Goal: Task Accomplishment & Management: Manage account settings

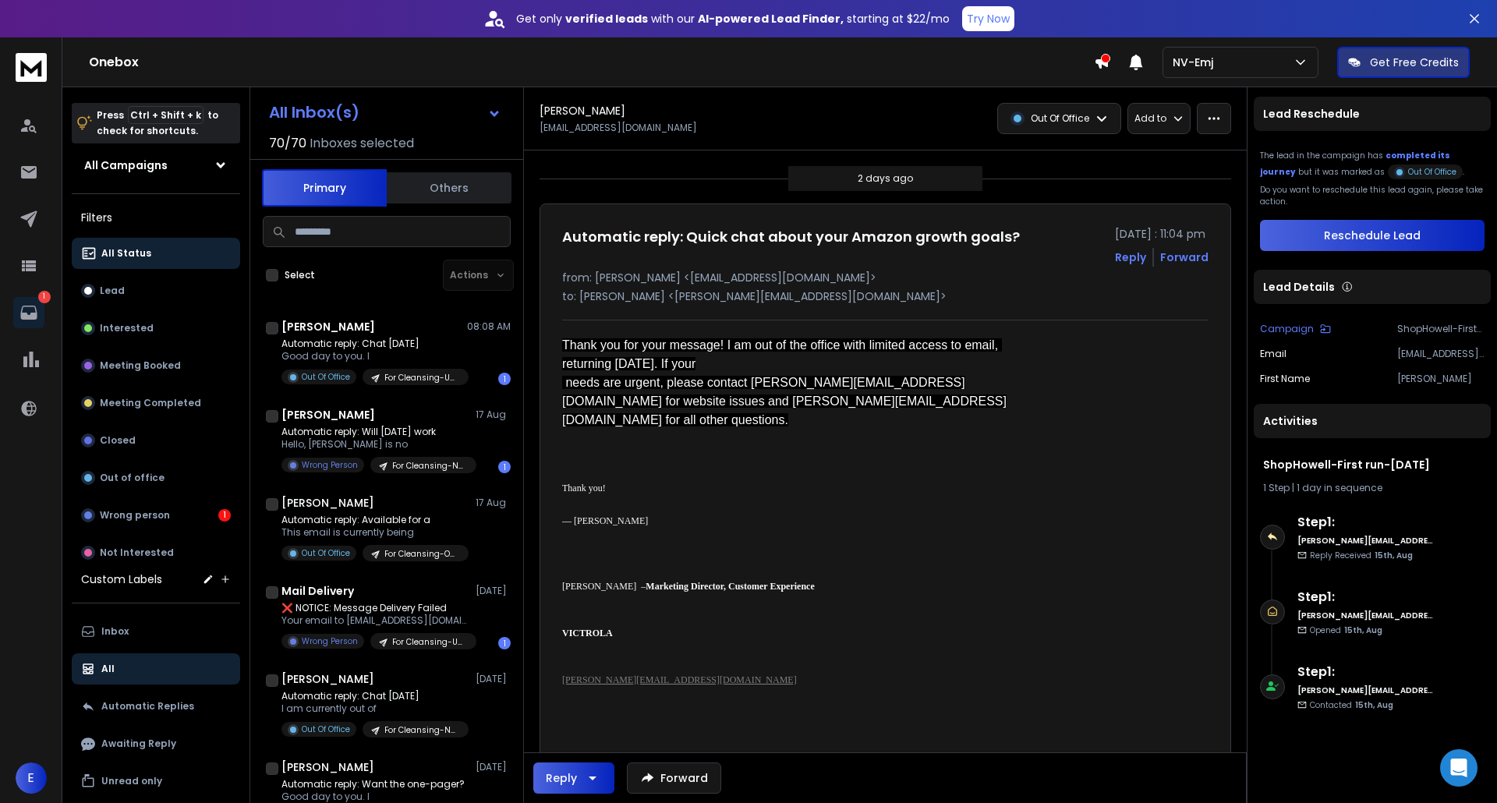
scroll to position [728, 0]
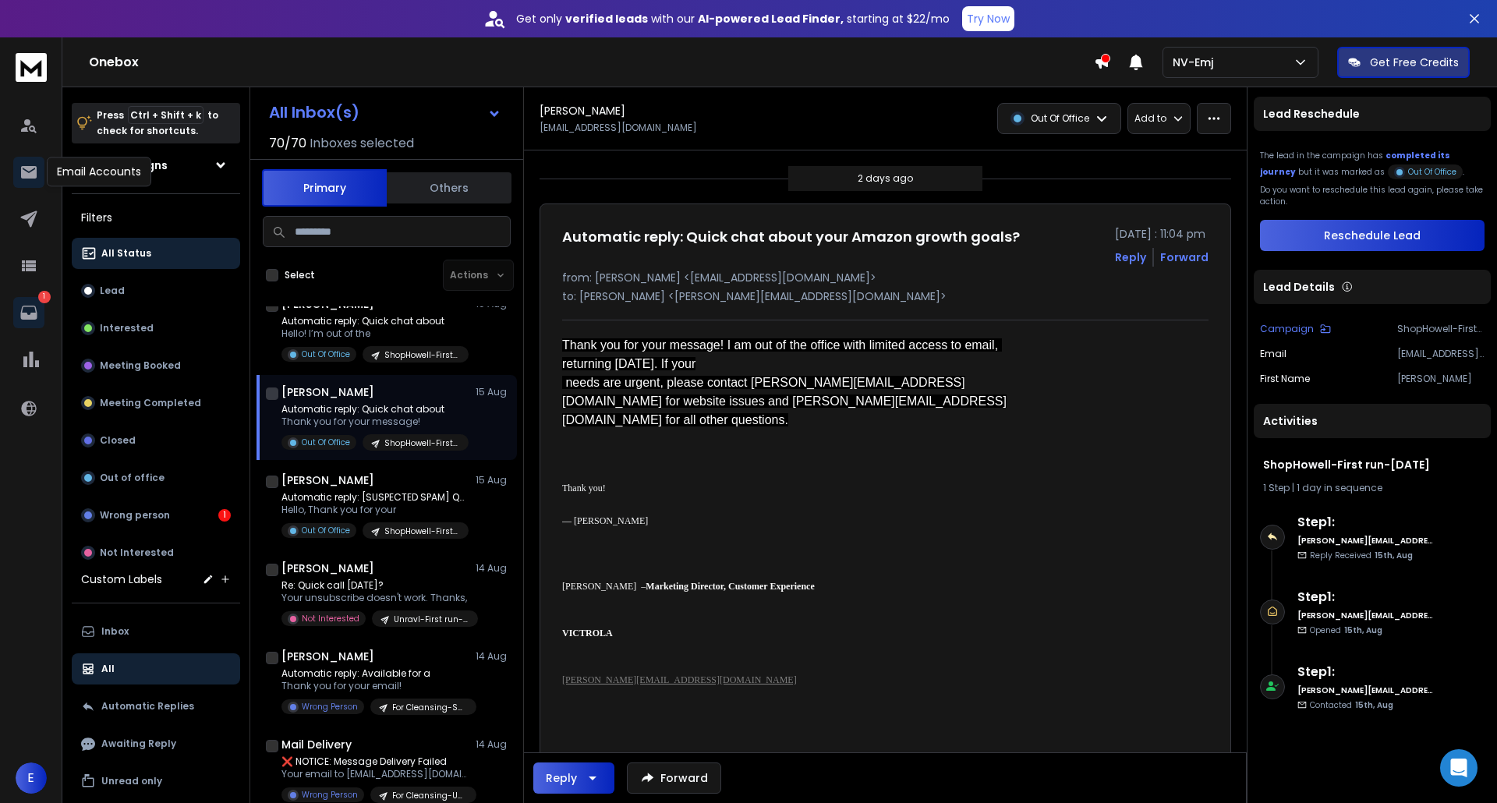
click at [28, 178] on icon at bounding box center [29, 172] width 16 height 12
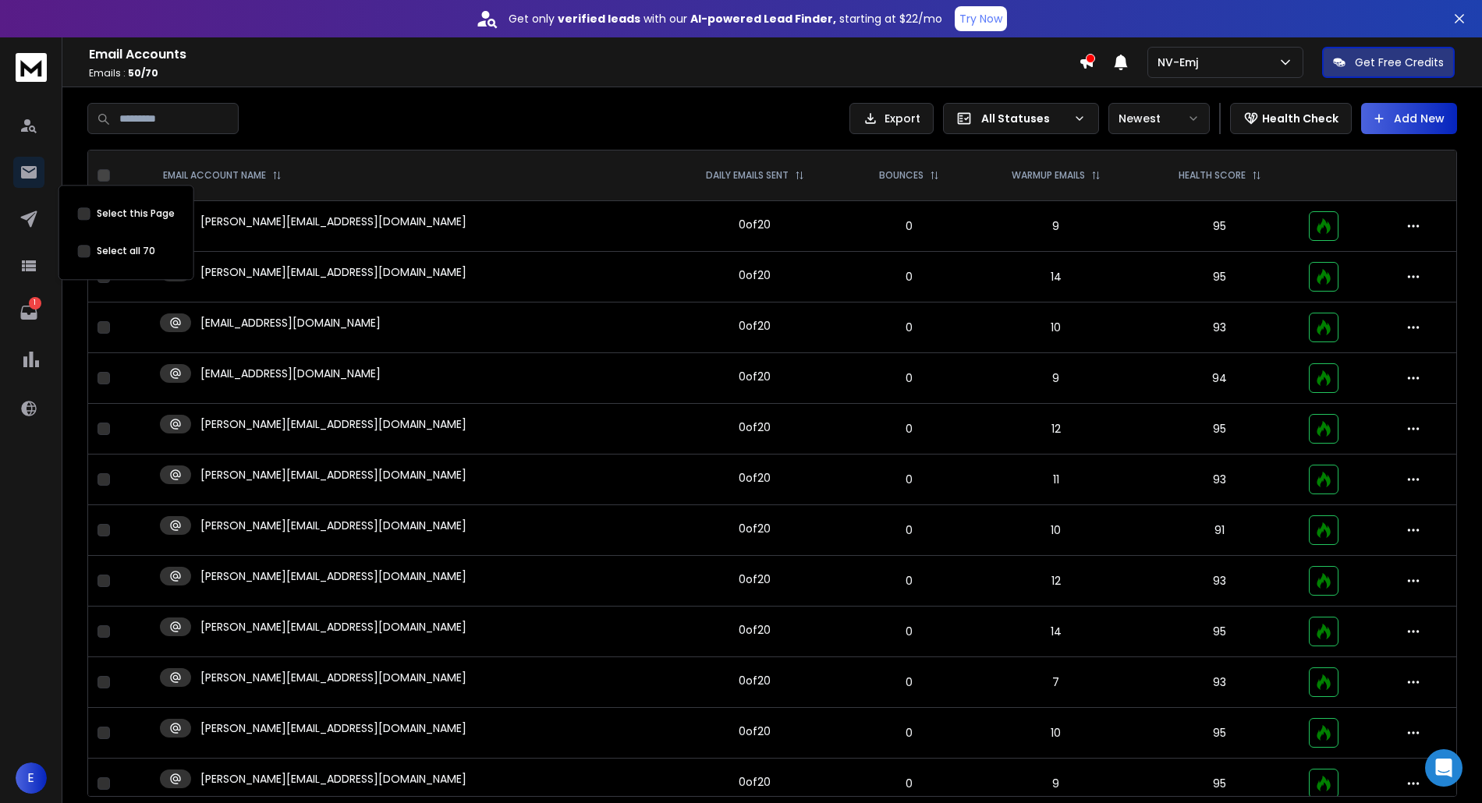
click at [82, 250] on button "Select this Page" at bounding box center [84, 251] width 12 height 12
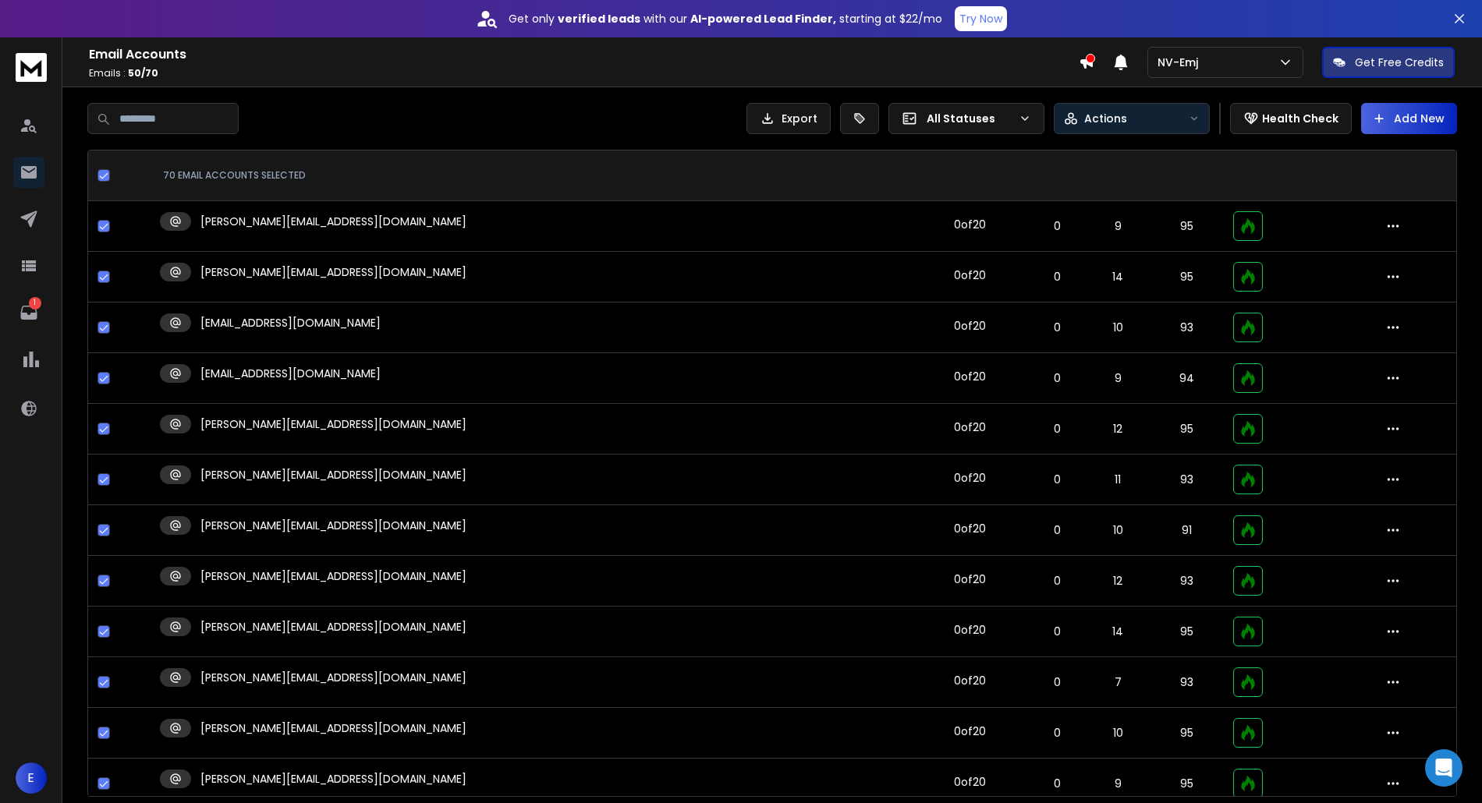
click at [1196, 115] on icon "button" at bounding box center [1194, 118] width 11 height 12
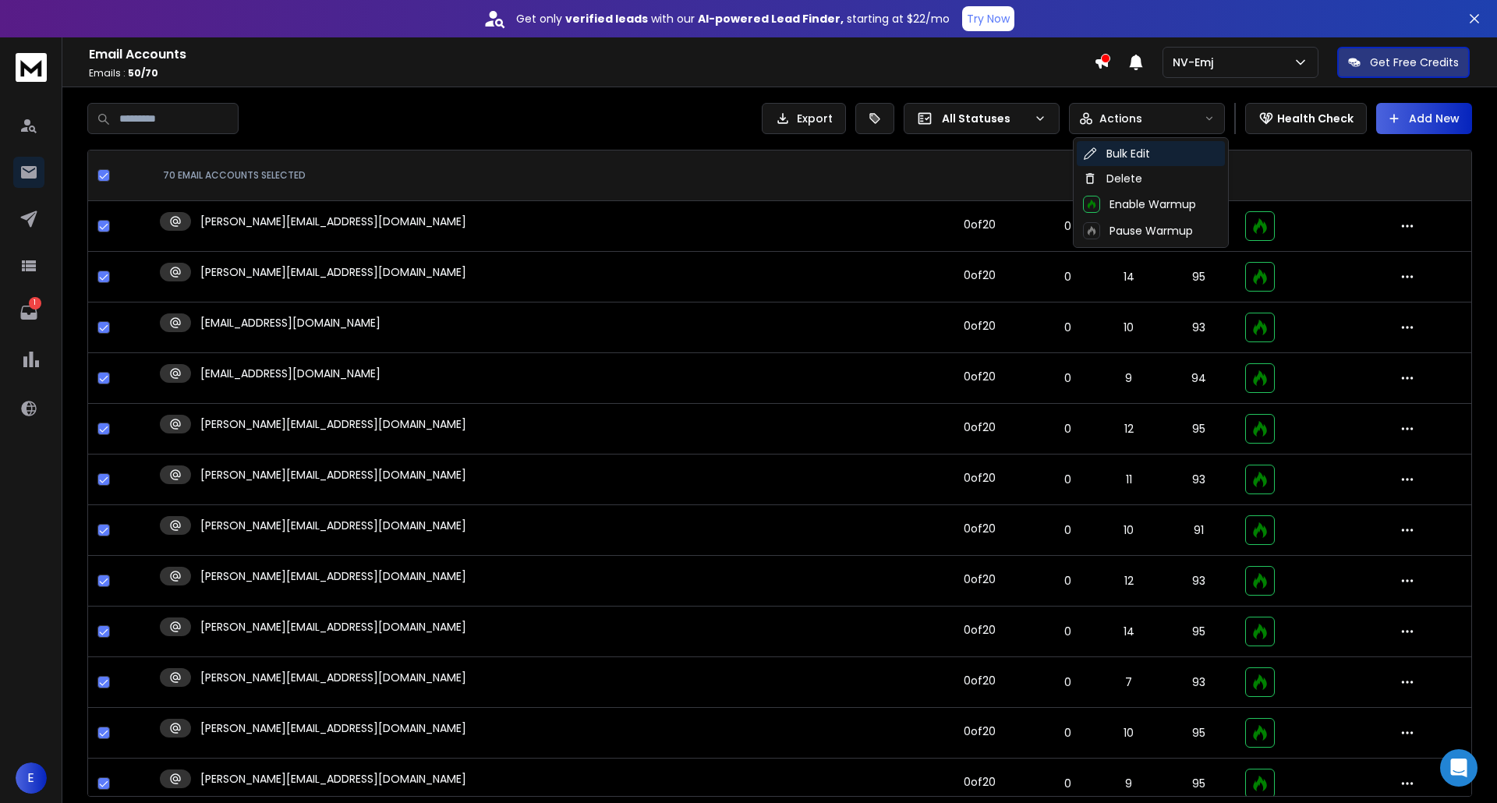
click at [1168, 153] on div "Bulk Edit" at bounding box center [1151, 153] width 148 height 25
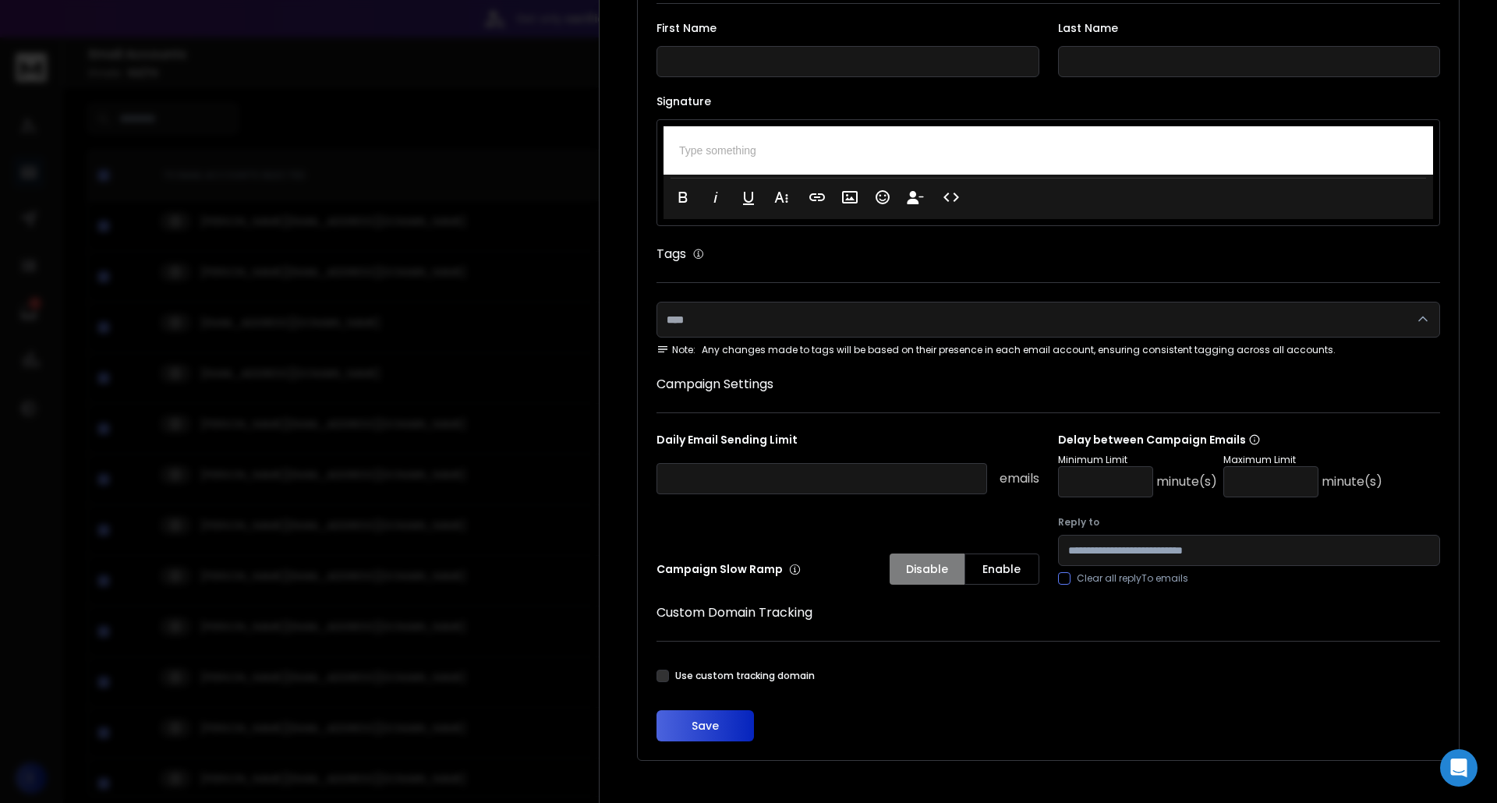
scroll to position [138, 0]
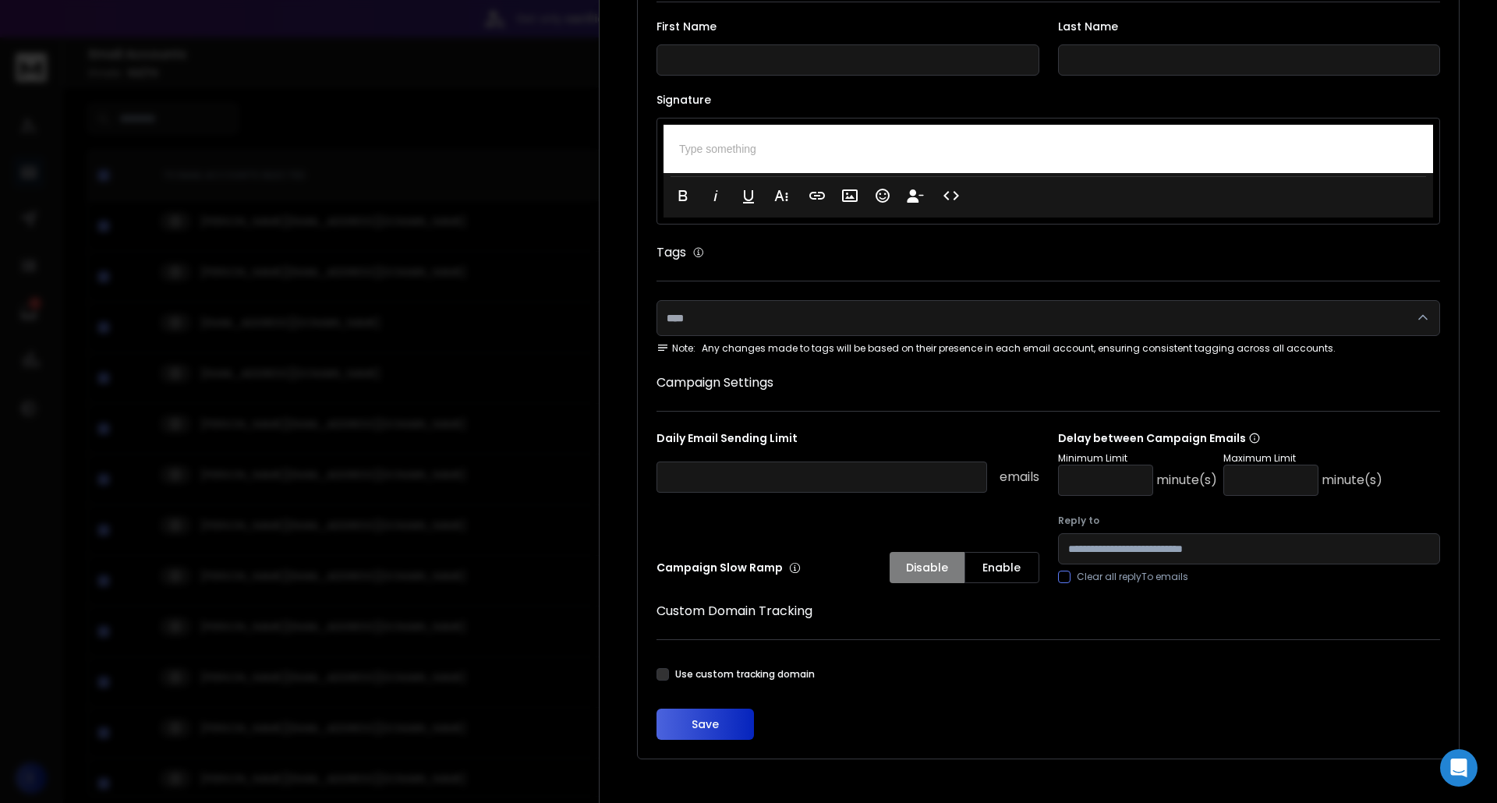
click at [766, 490] on input "number" at bounding box center [822, 477] width 331 height 31
type input "**"
click at [716, 721] on button "Save" at bounding box center [705, 724] width 97 height 31
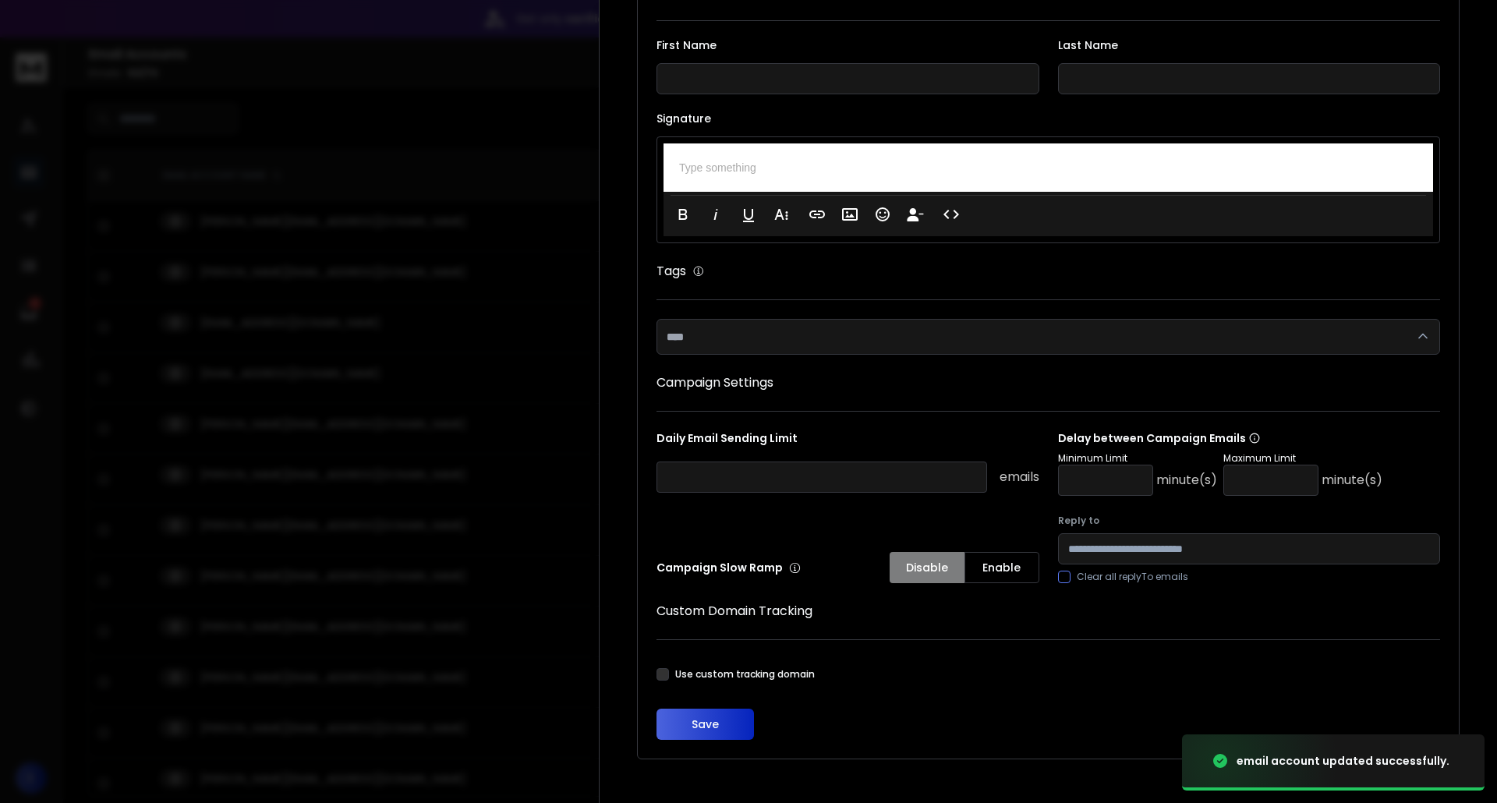
scroll to position [119, 0]
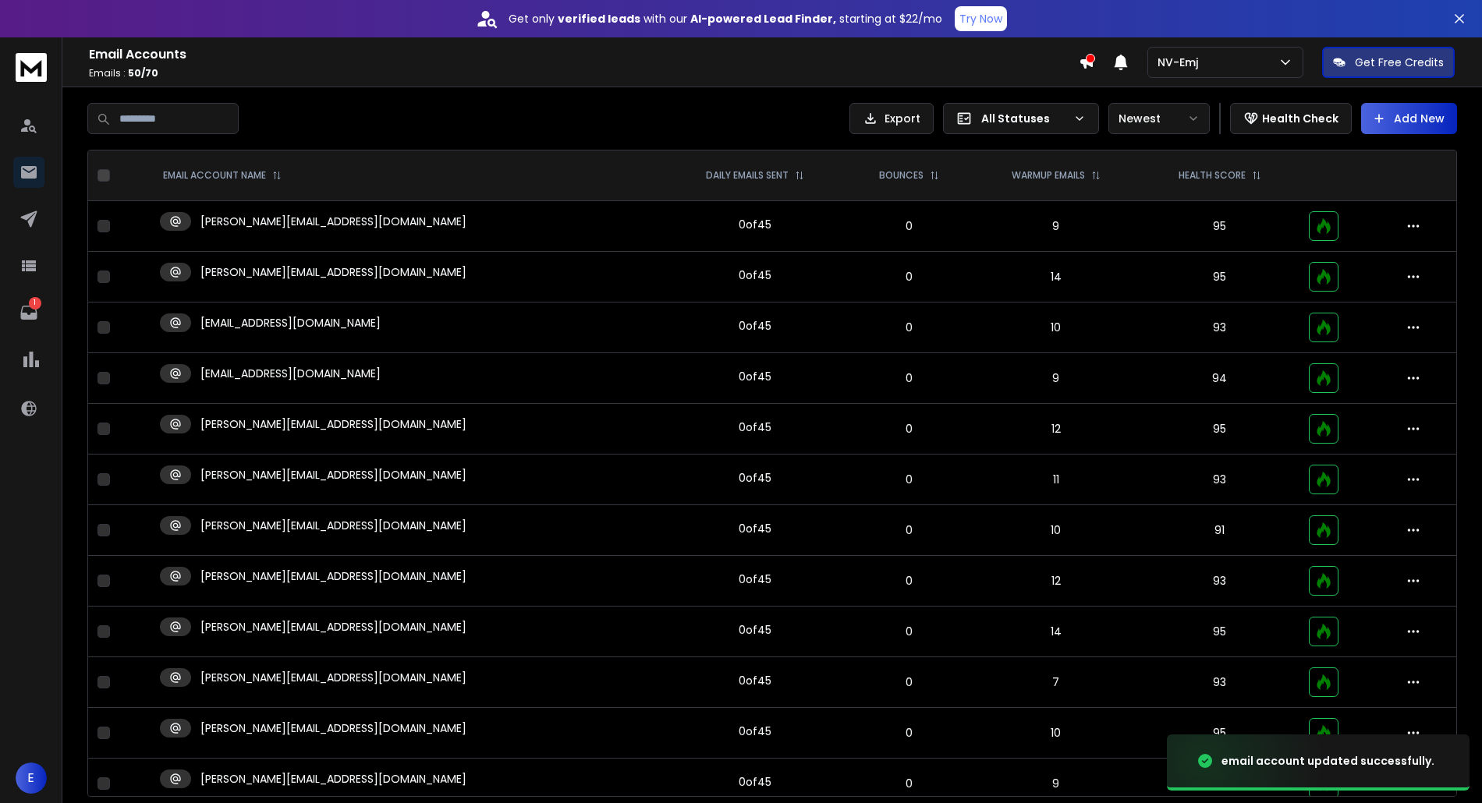
click at [664, 232] on td "0 of 45" at bounding box center [755, 221] width 182 height 41
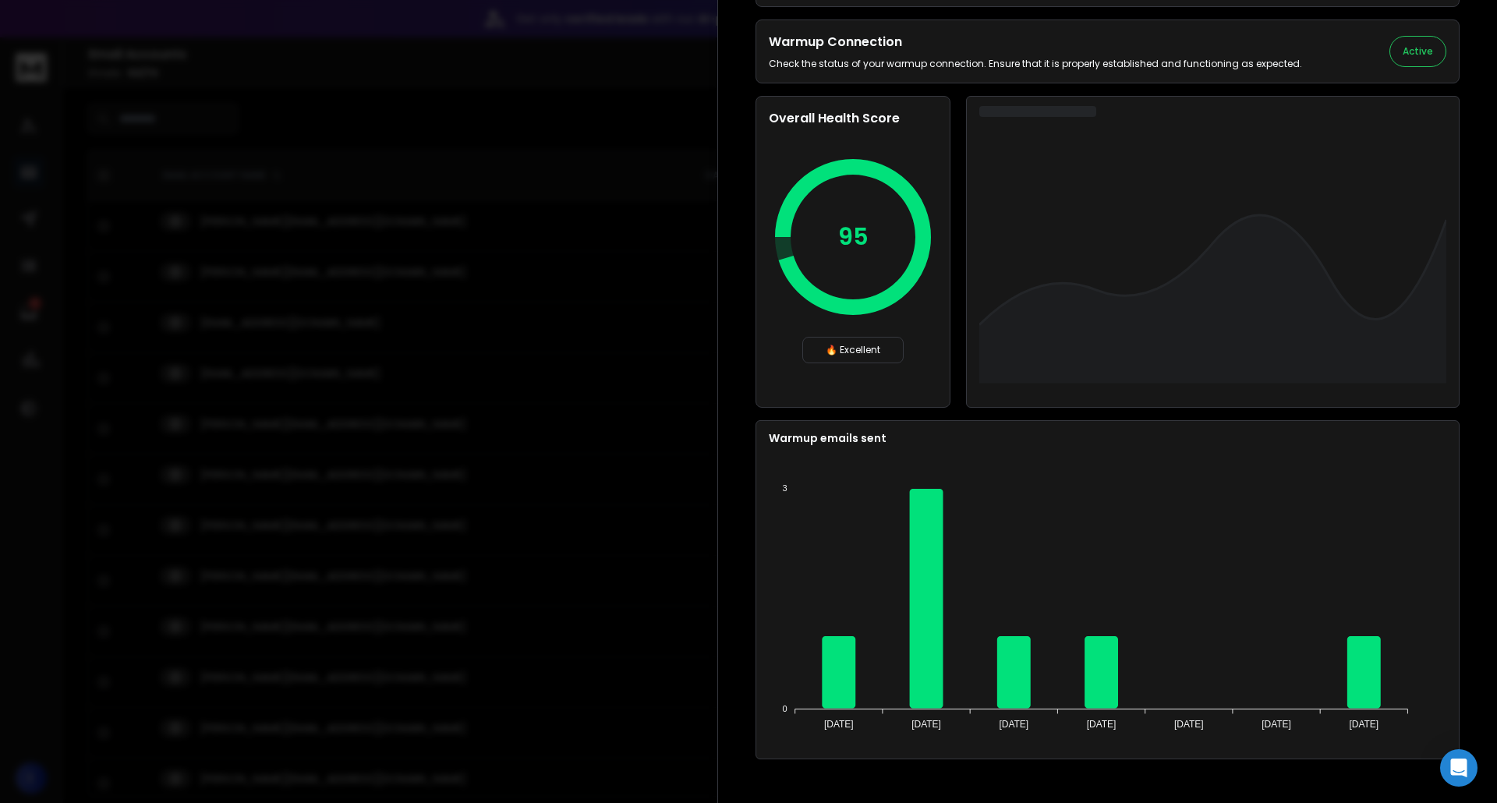
scroll to position [0, 0]
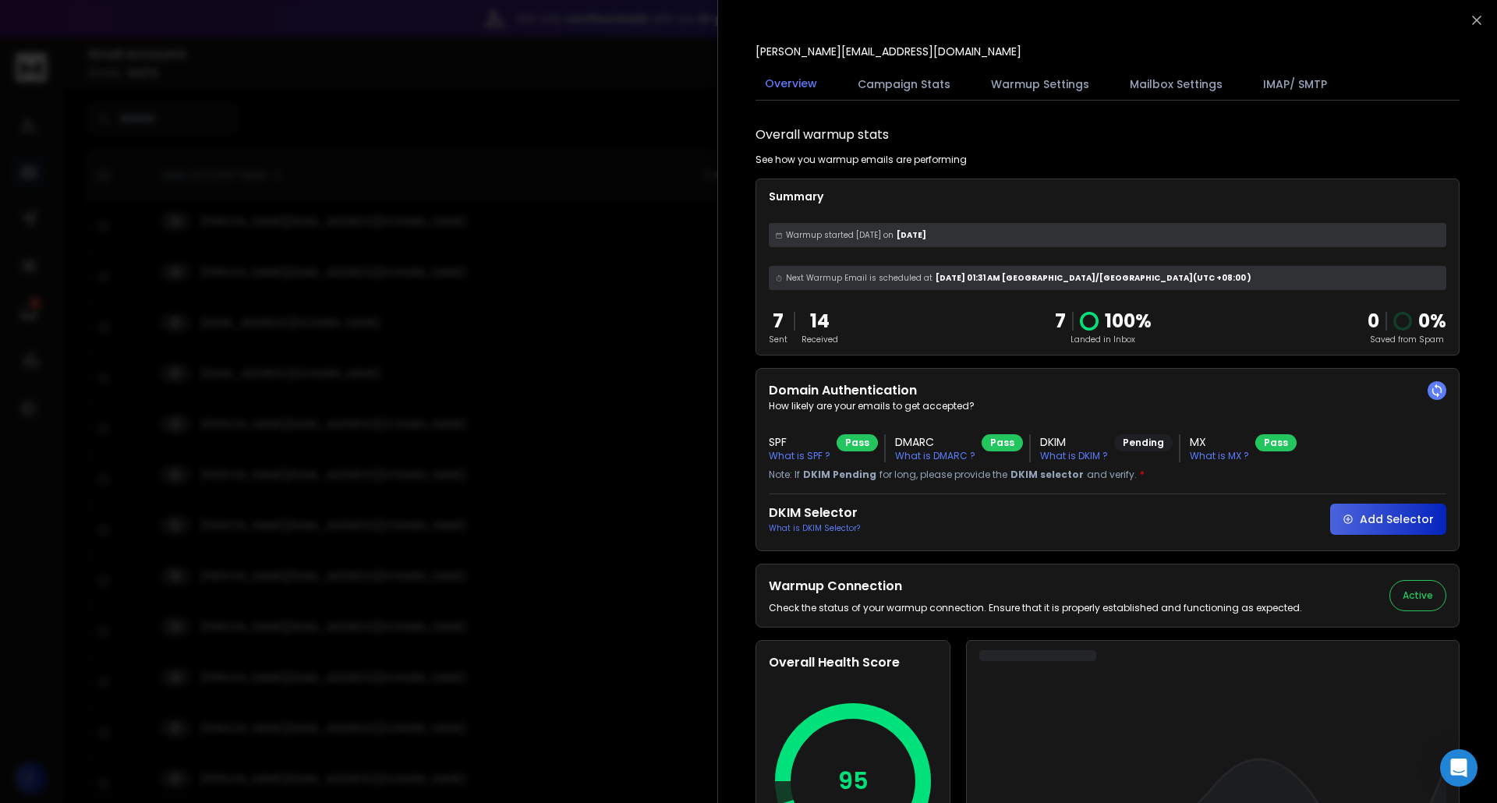
click at [1146, 80] on button "Mailbox Settings" at bounding box center [1177, 84] width 112 height 34
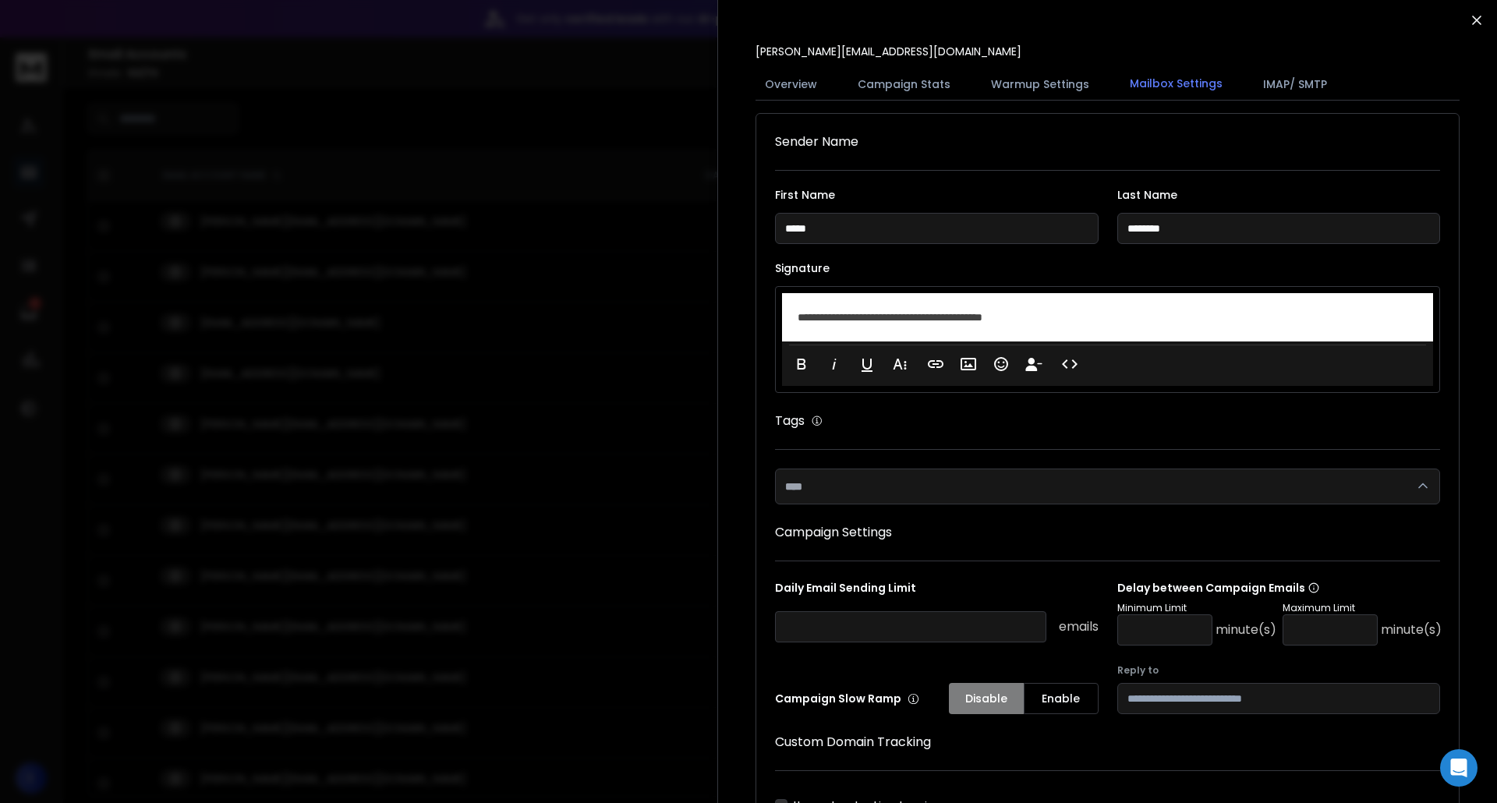
click at [1476, 17] on icon "button" at bounding box center [1477, 20] width 16 height 16
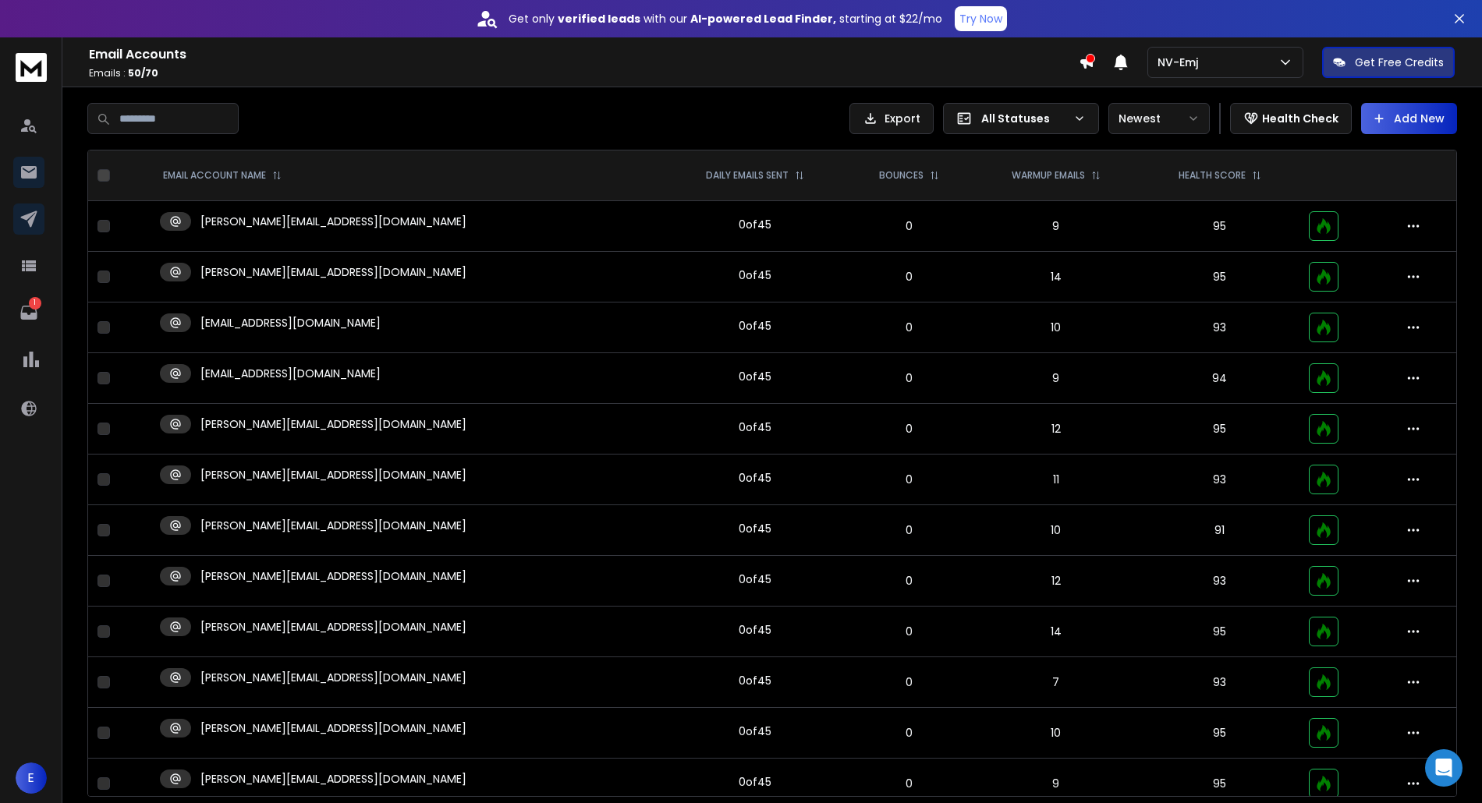
click at [23, 232] on link at bounding box center [28, 219] width 31 height 31
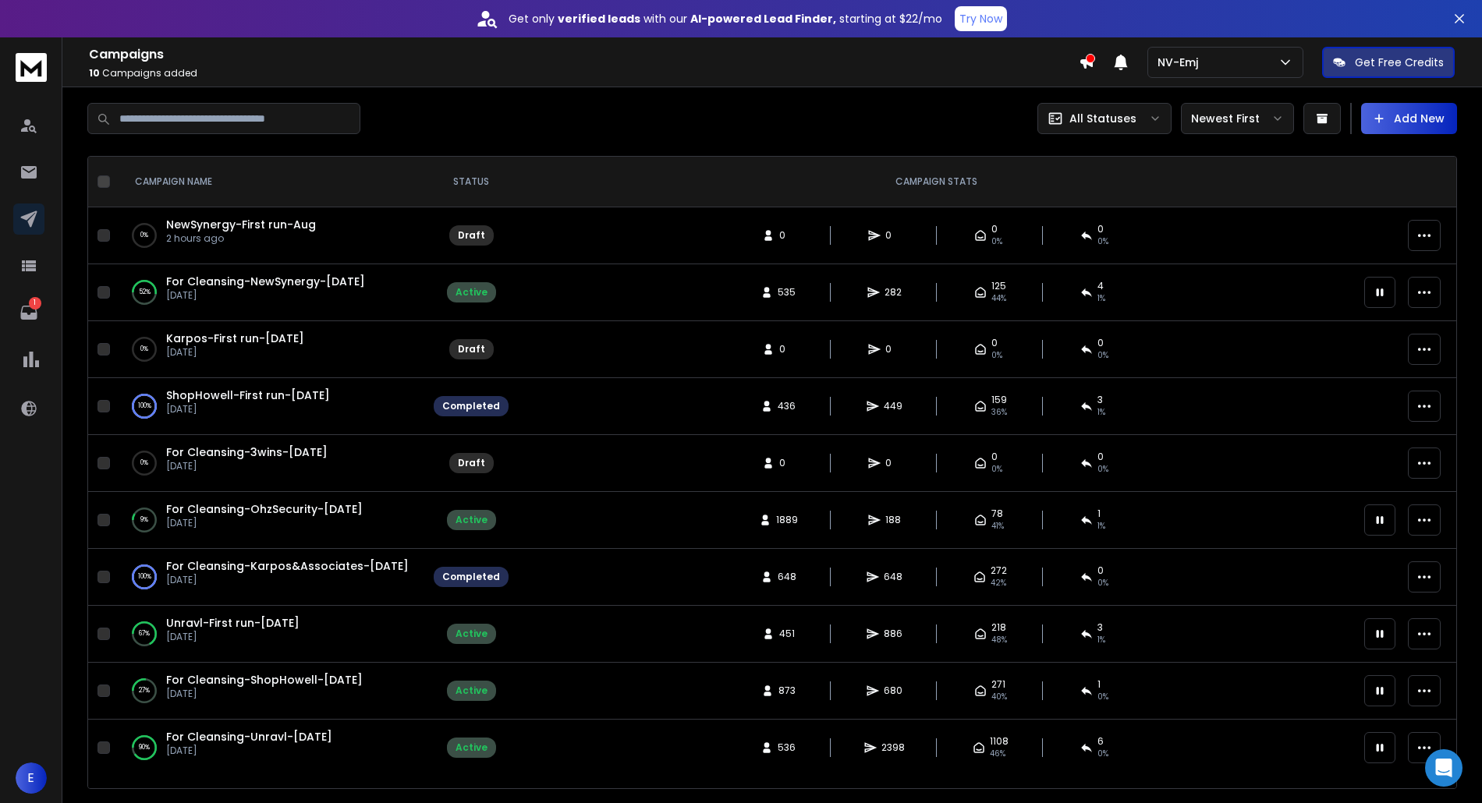
click at [365, 290] on div "52 % For Cleansing-NewSynergy-Aug15 3 days ago" at bounding box center [270, 292] width 277 height 37
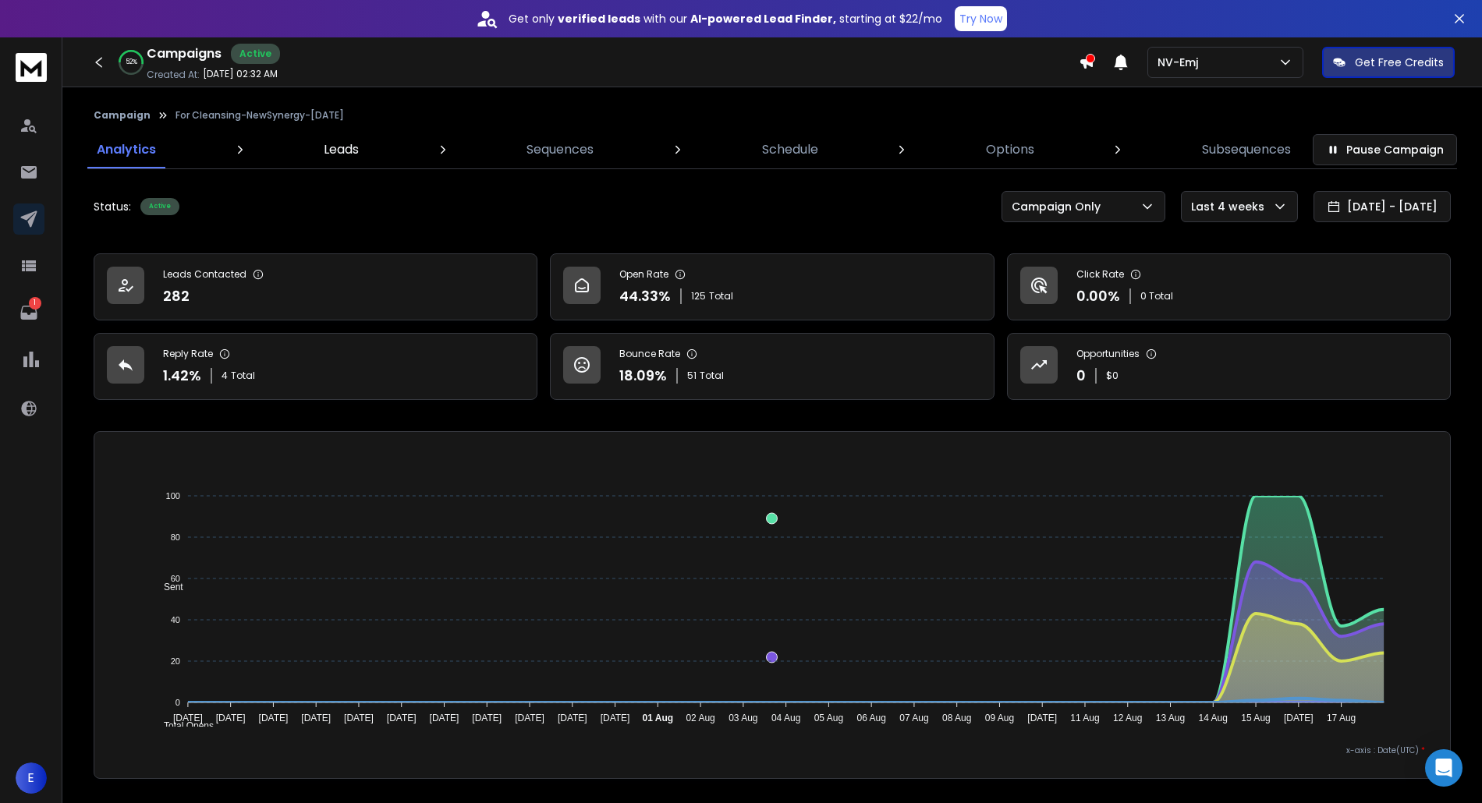
click at [342, 147] on p "Leads" at bounding box center [341, 149] width 35 height 19
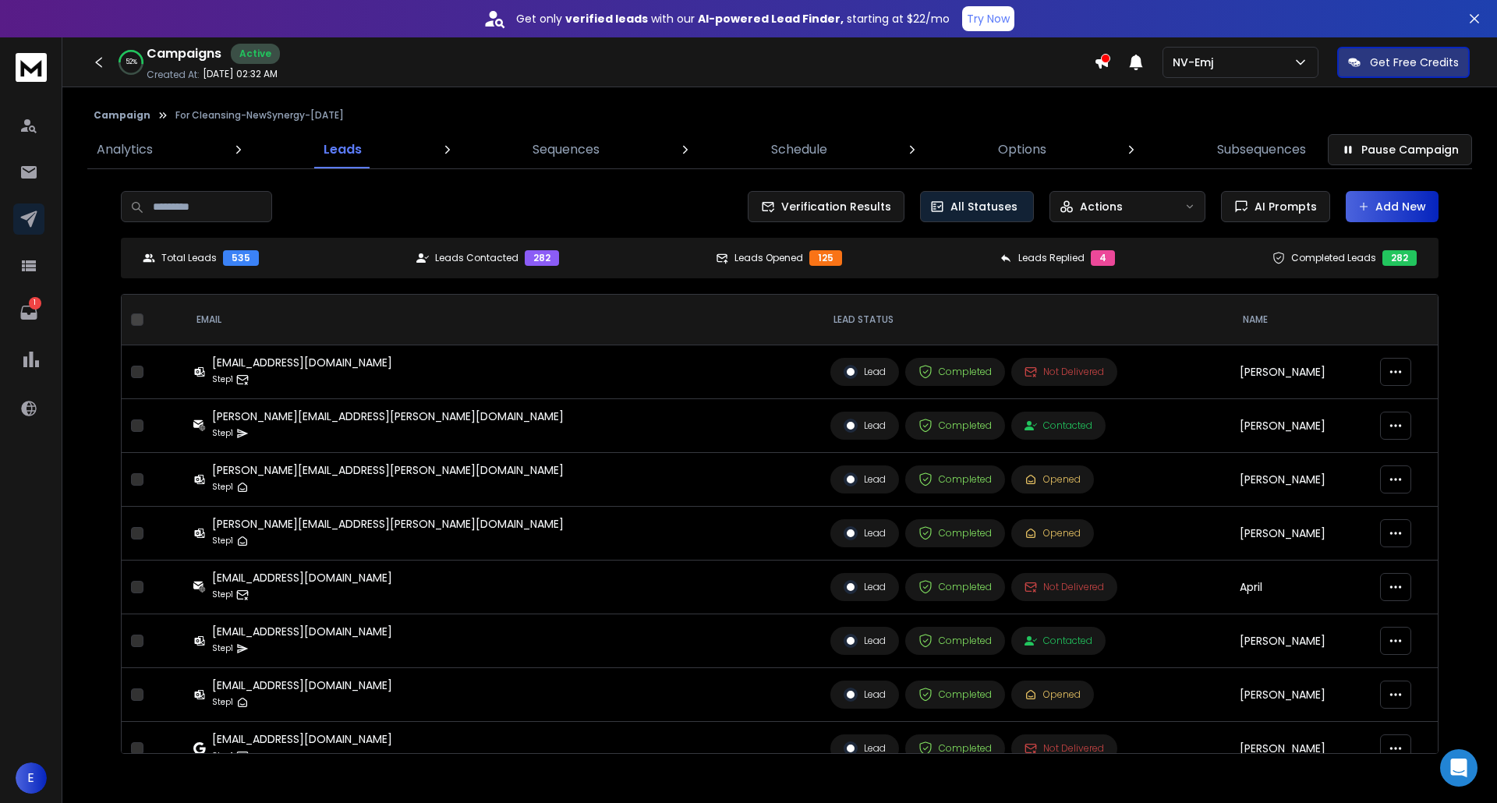
click at [971, 207] on p "All Statuses" at bounding box center [984, 207] width 67 height 16
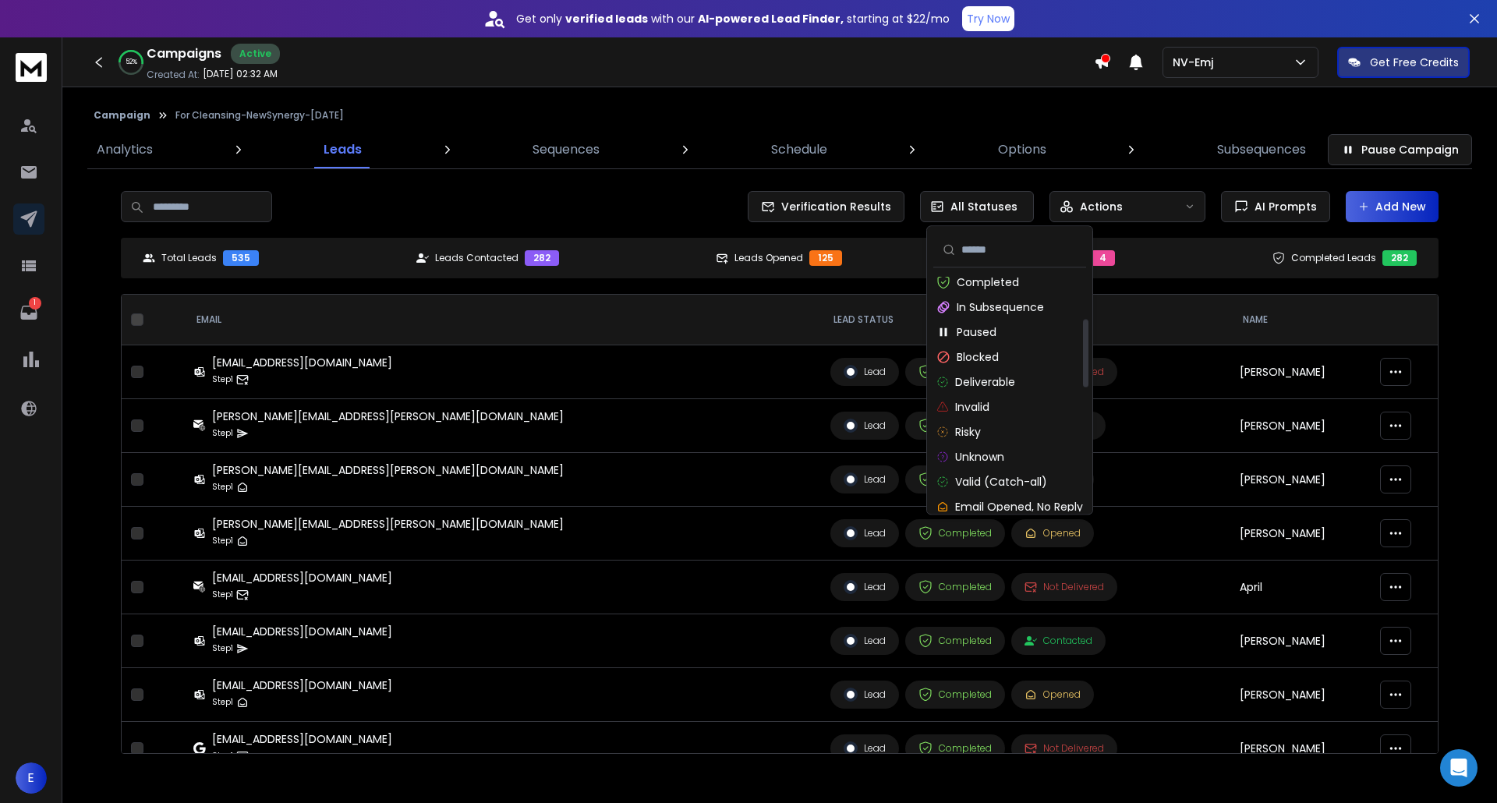
scroll to position [207, 0]
click at [1000, 353] on div "Blocked" at bounding box center [1009, 356] width 159 height 25
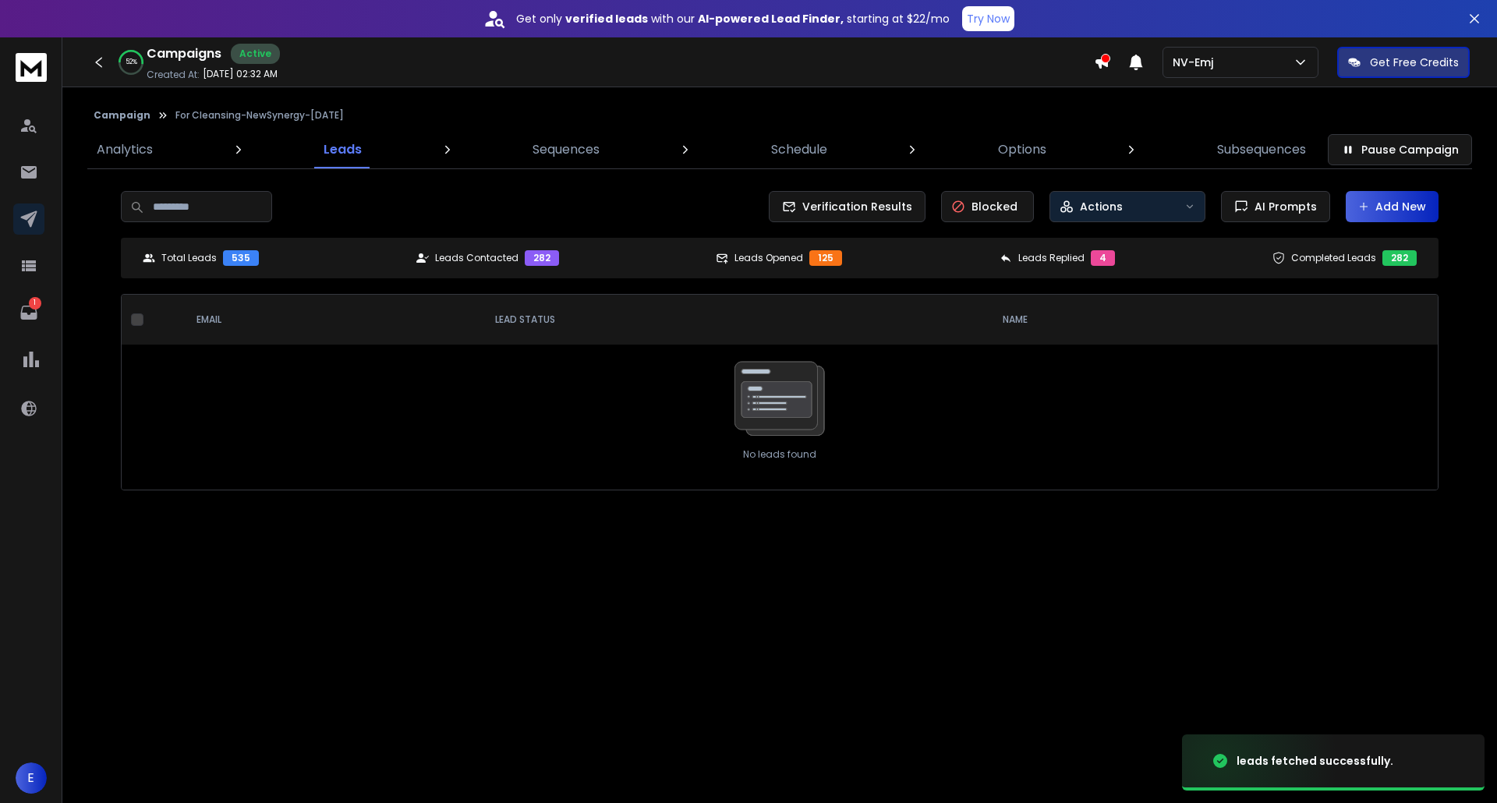
click at [1127, 207] on div "Actions" at bounding box center [1119, 207] width 119 height 16
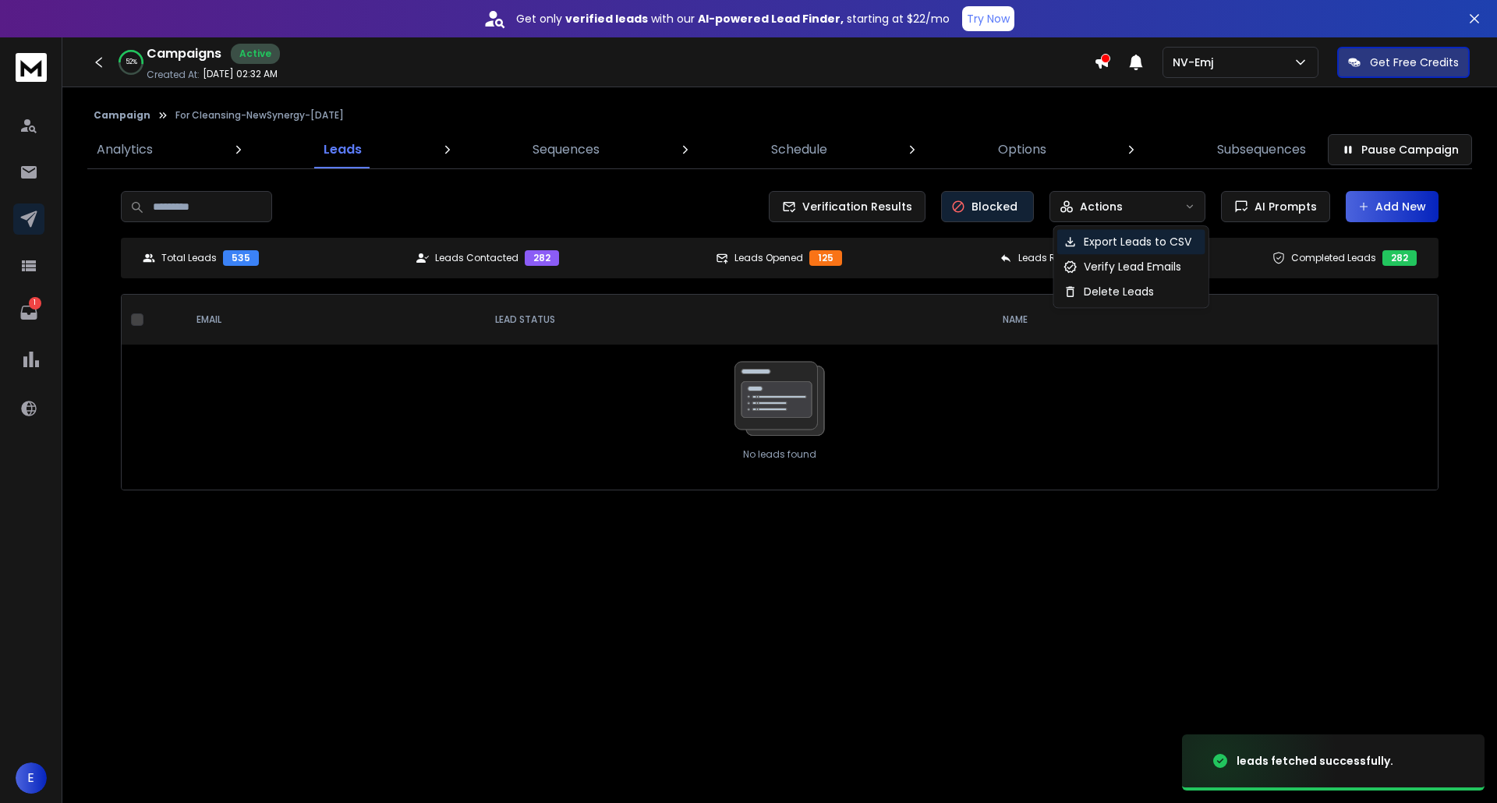
click at [987, 201] on p "Blocked" at bounding box center [995, 207] width 46 height 16
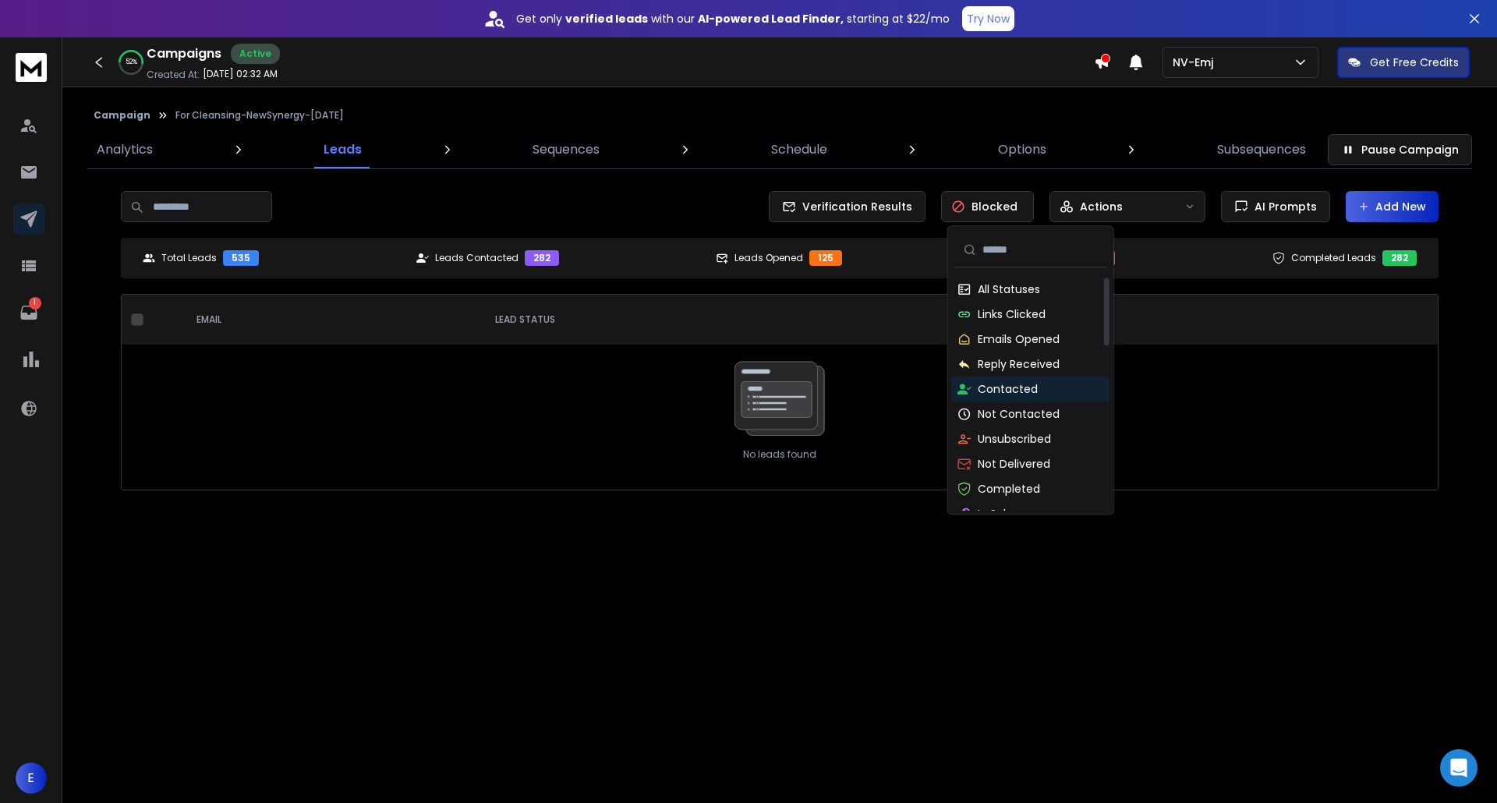
click at [1022, 392] on p "Contacted" at bounding box center [1008, 389] width 60 height 16
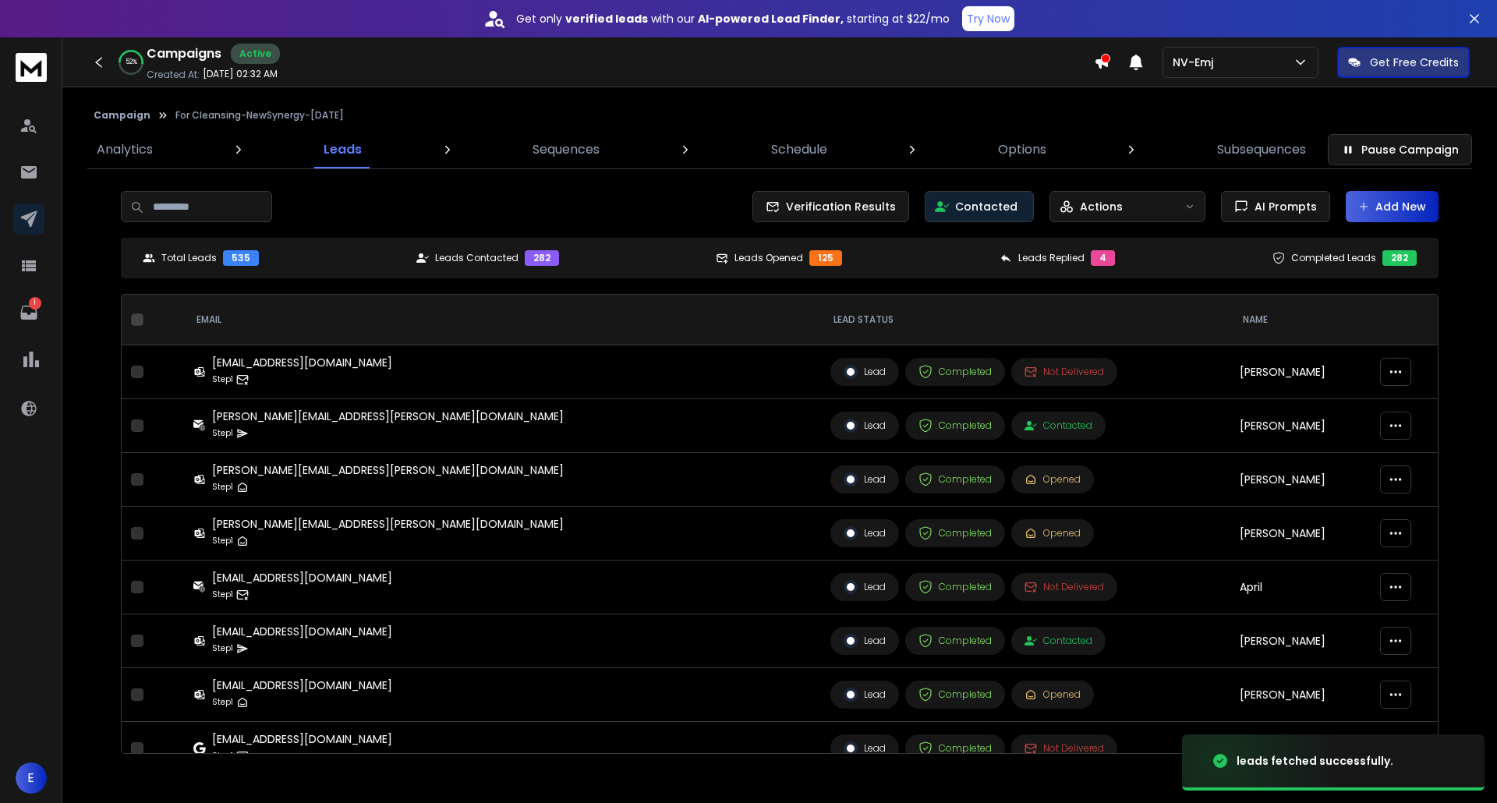
click at [974, 193] on button "Contacted" at bounding box center [979, 206] width 109 height 31
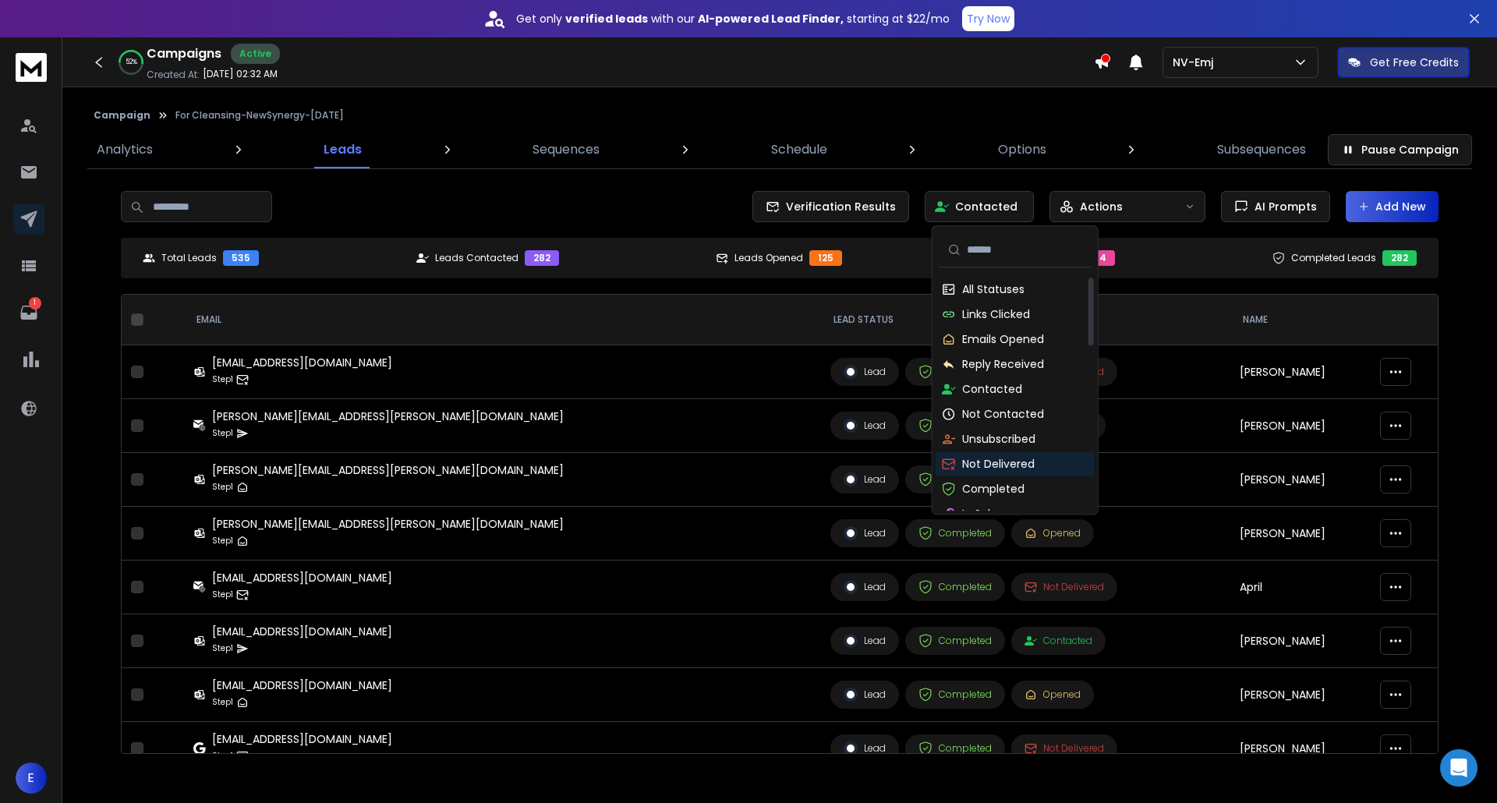
click at [1014, 456] on p "Not Delivered" at bounding box center [998, 464] width 73 height 16
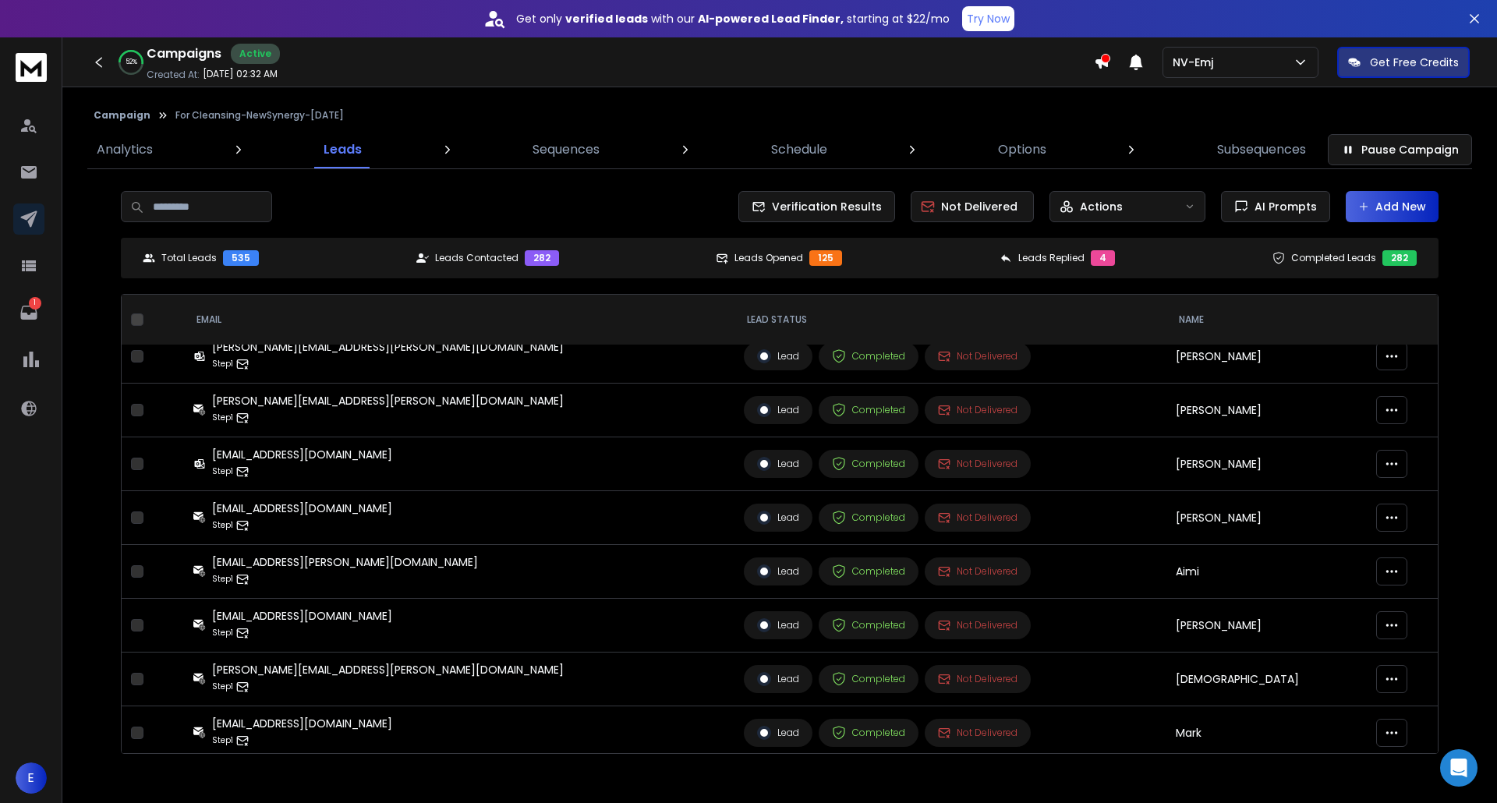
scroll to position [0, 0]
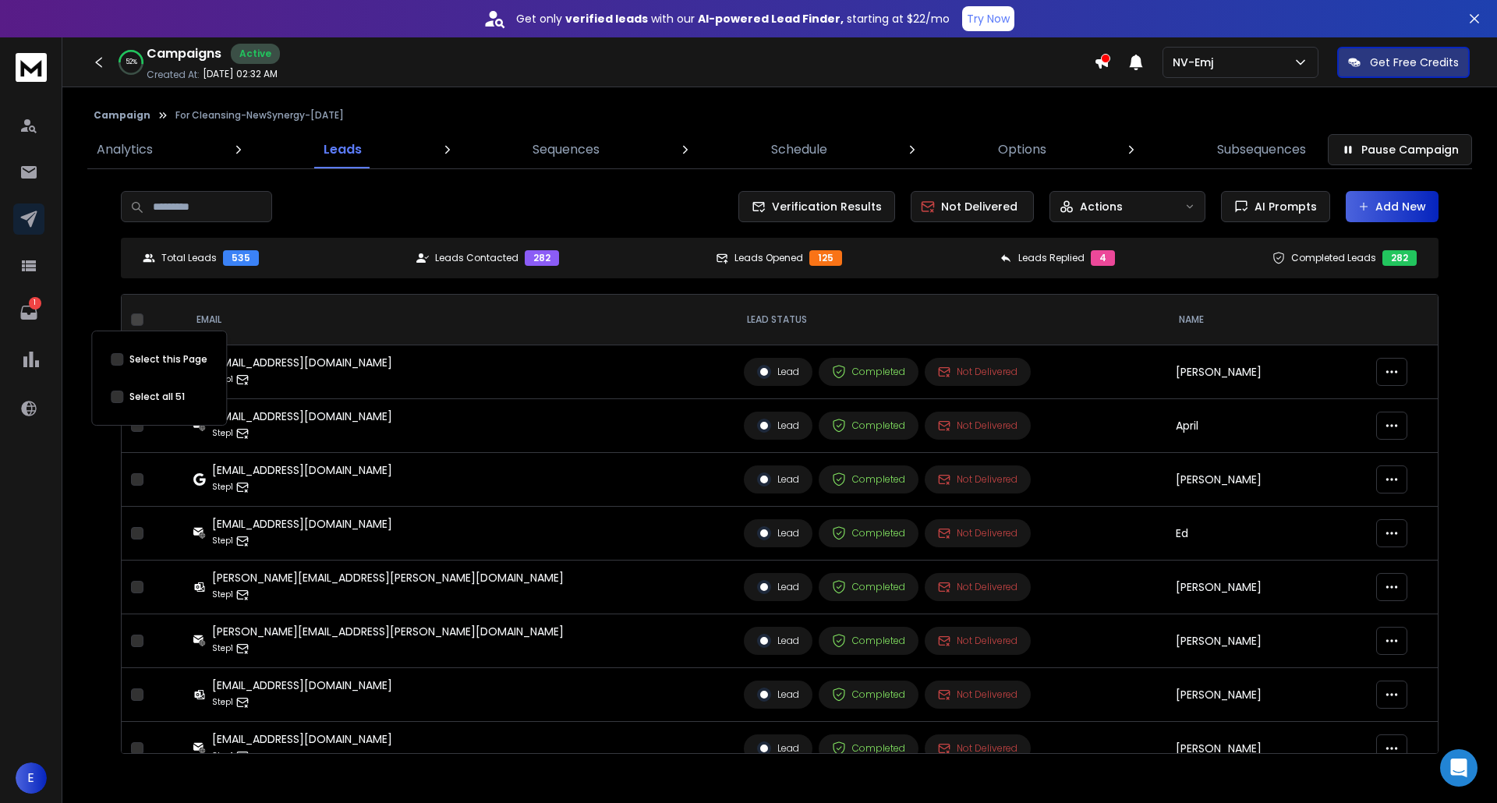
click at [119, 402] on button "Select this Page" at bounding box center [117, 397] width 12 height 12
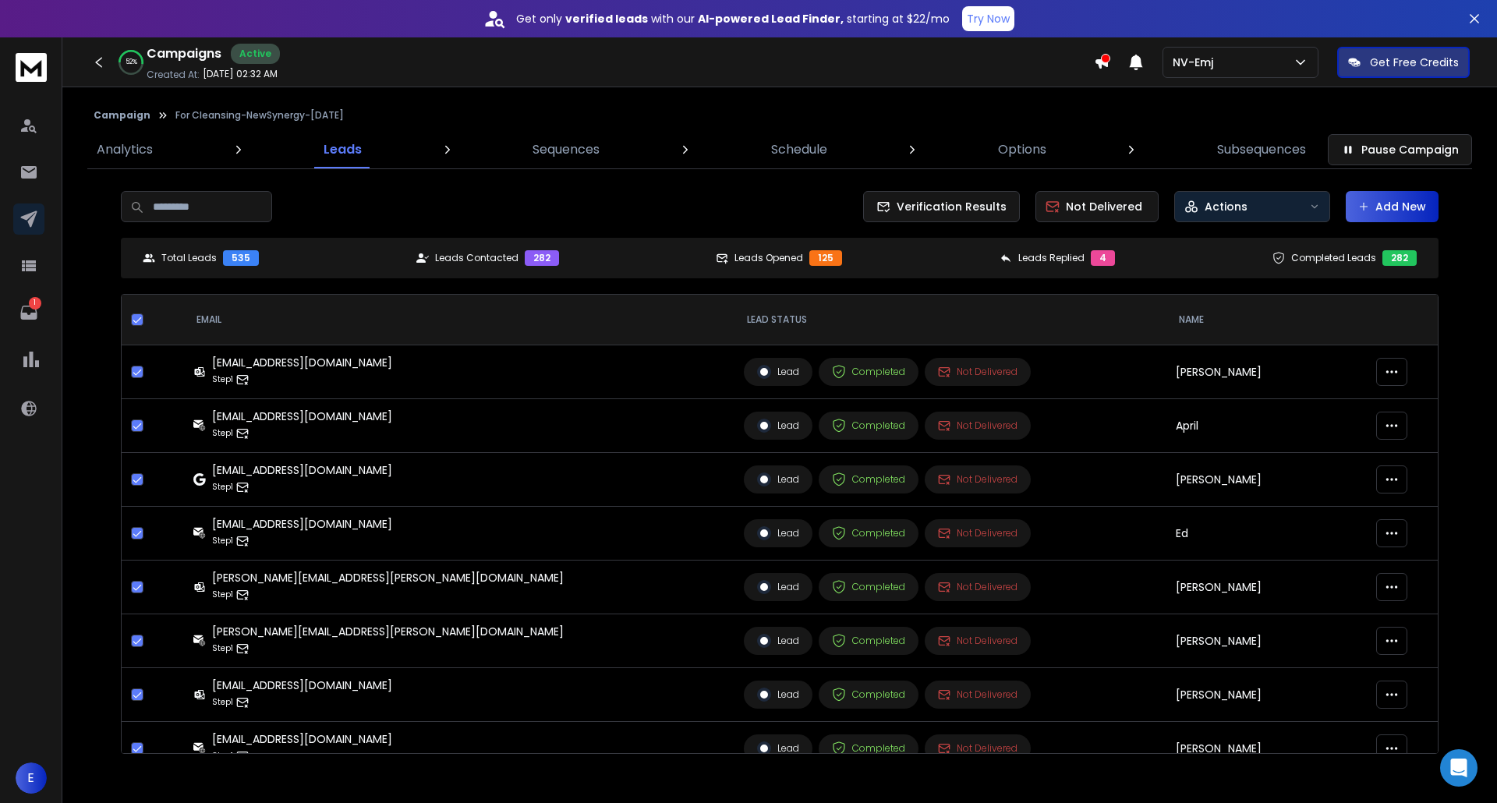
click at [1230, 209] on p "Actions" at bounding box center [1226, 207] width 43 height 16
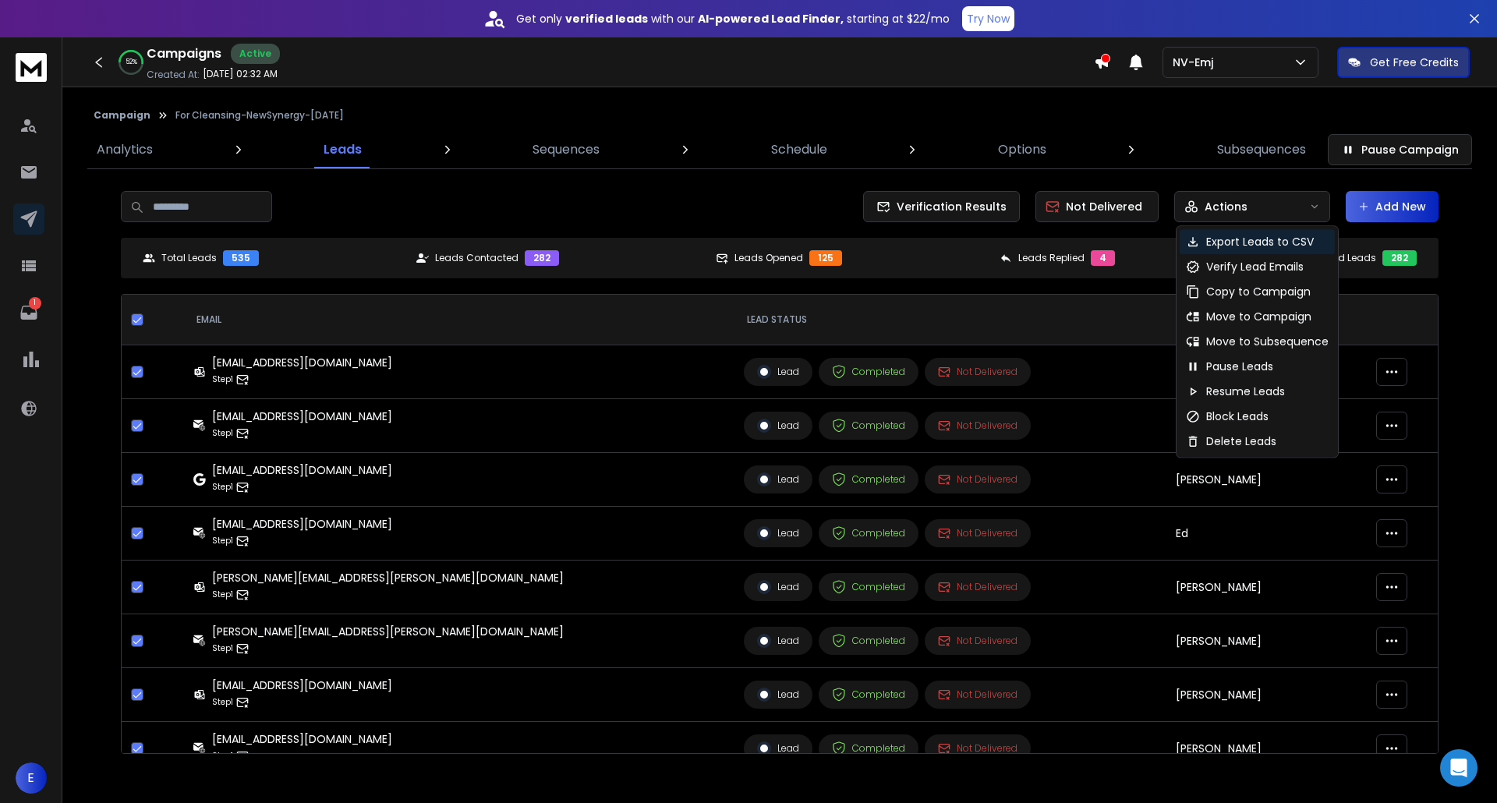
click at [1237, 239] on p "Export Leads to CSV" at bounding box center [1261, 242] width 108 height 16
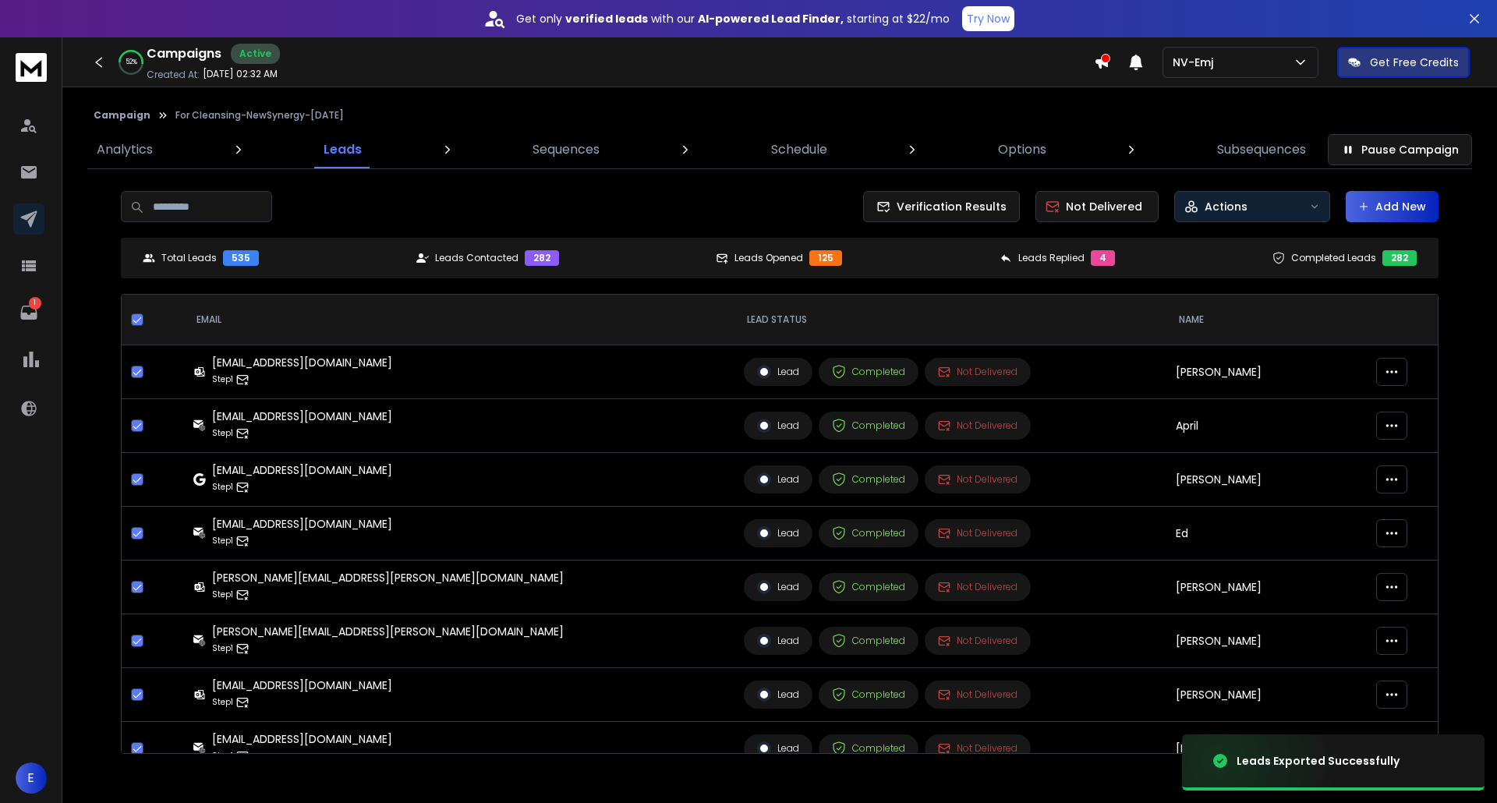
click at [1239, 204] on p "Actions" at bounding box center [1226, 207] width 43 height 16
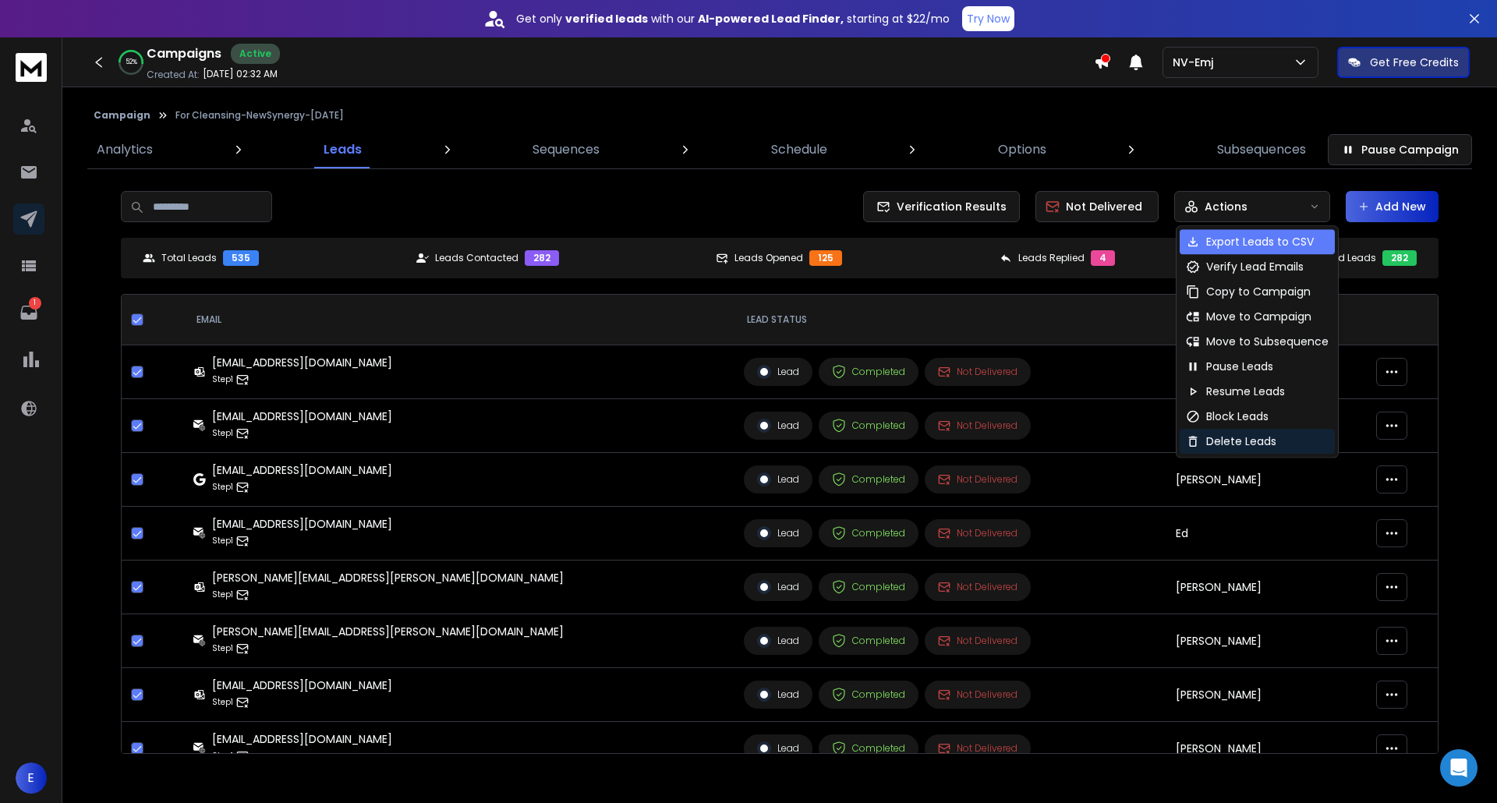
click at [1239, 434] on p "Delete Leads" at bounding box center [1242, 442] width 70 height 16
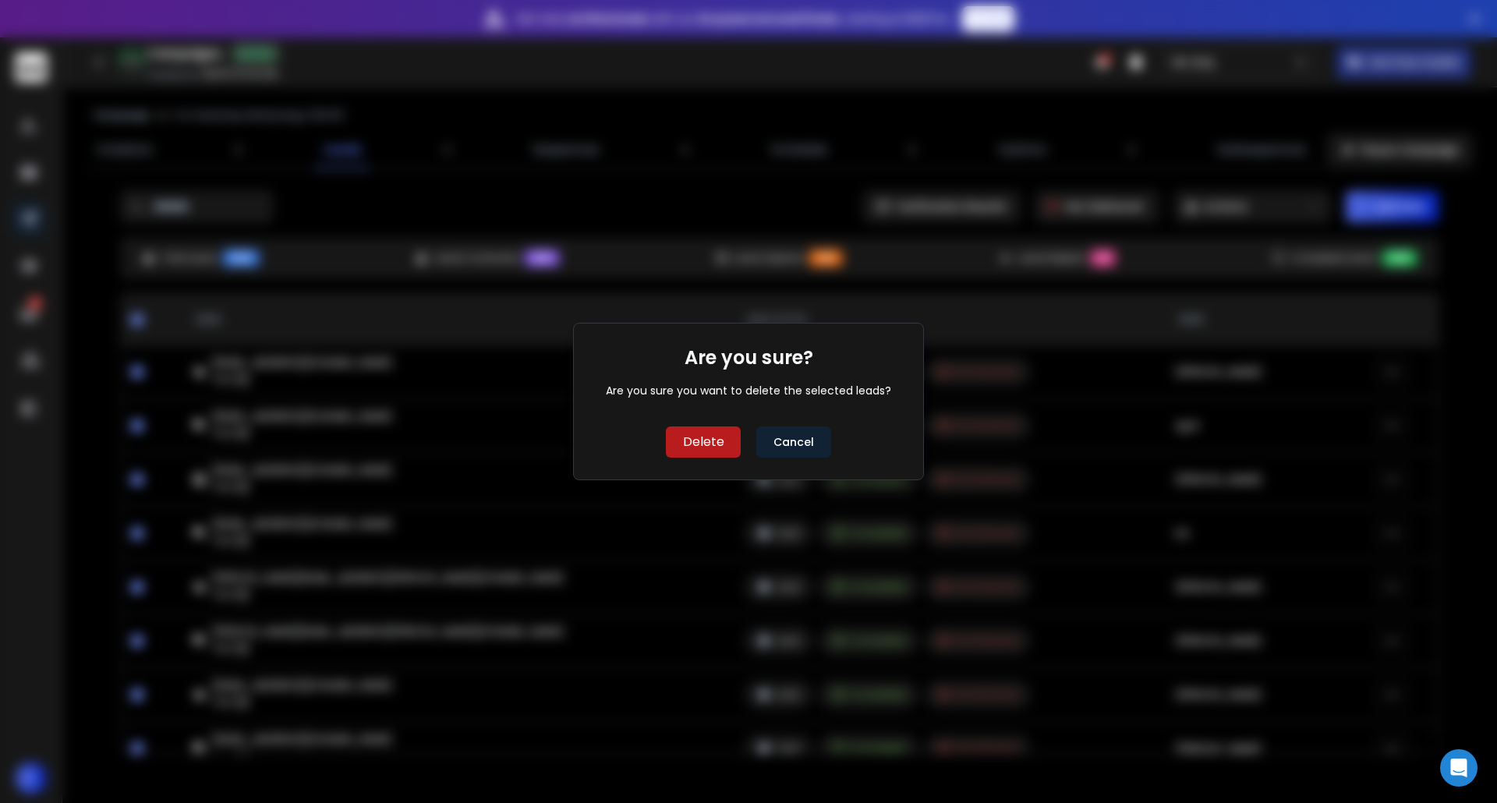
click at [706, 434] on button "Delete" at bounding box center [703, 442] width 75 height 31
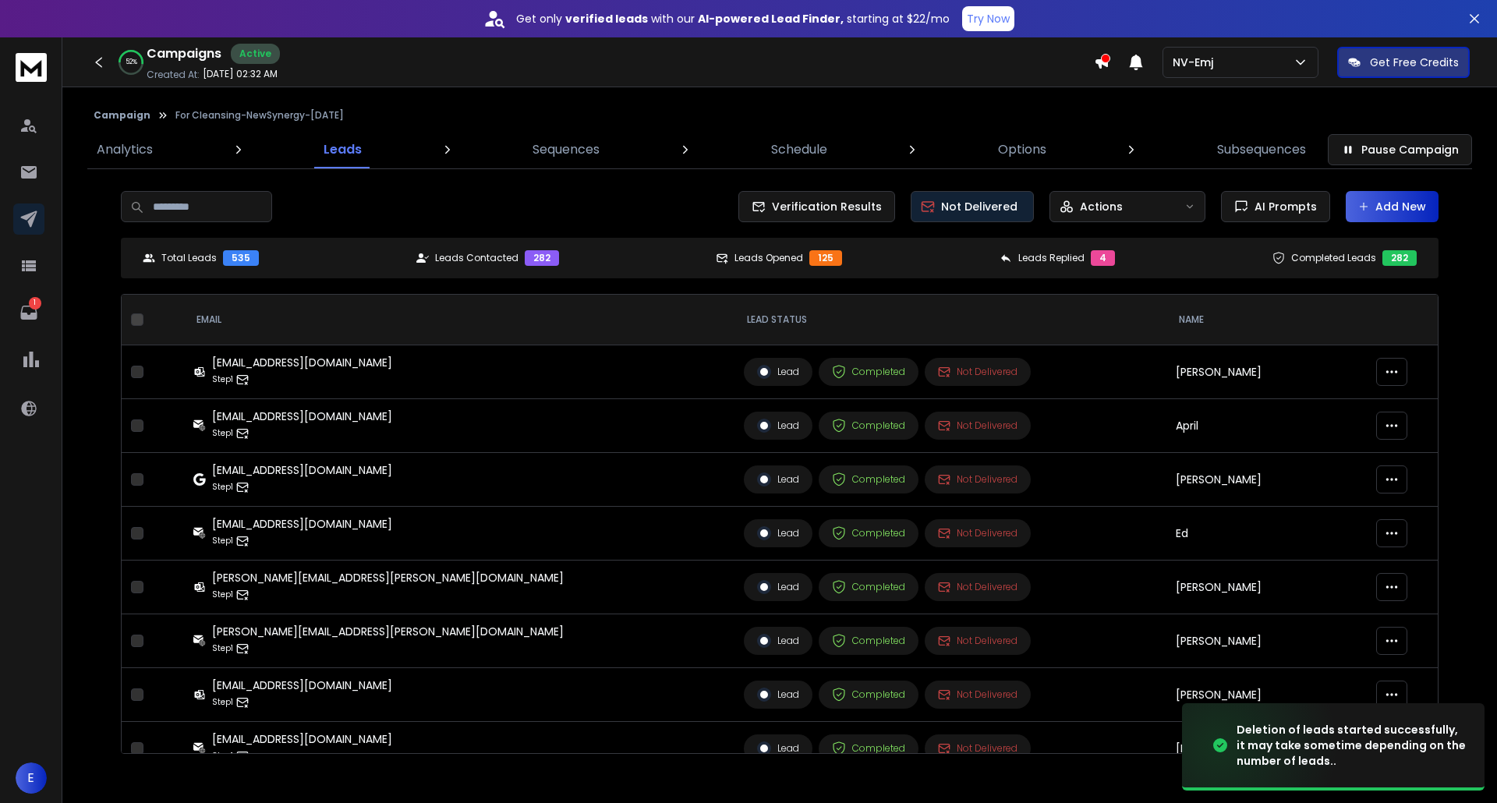
click at [1005, 200] on p "Not Delivered" at bounding box center [979, 207] width 76 height 16
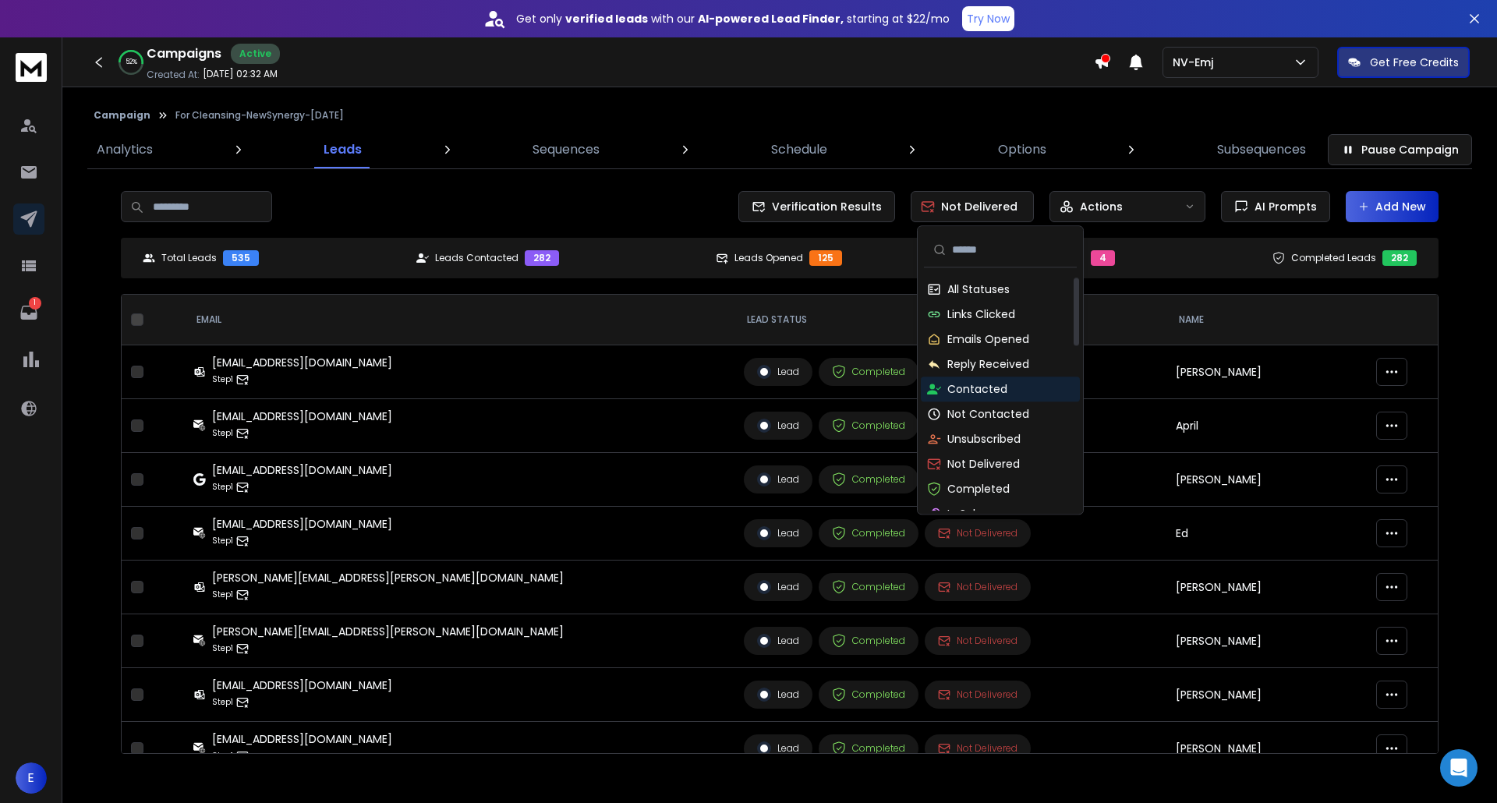
click at [1000, 390] on p "Contacted" at bounding box center [978, 389] width 60 height 16
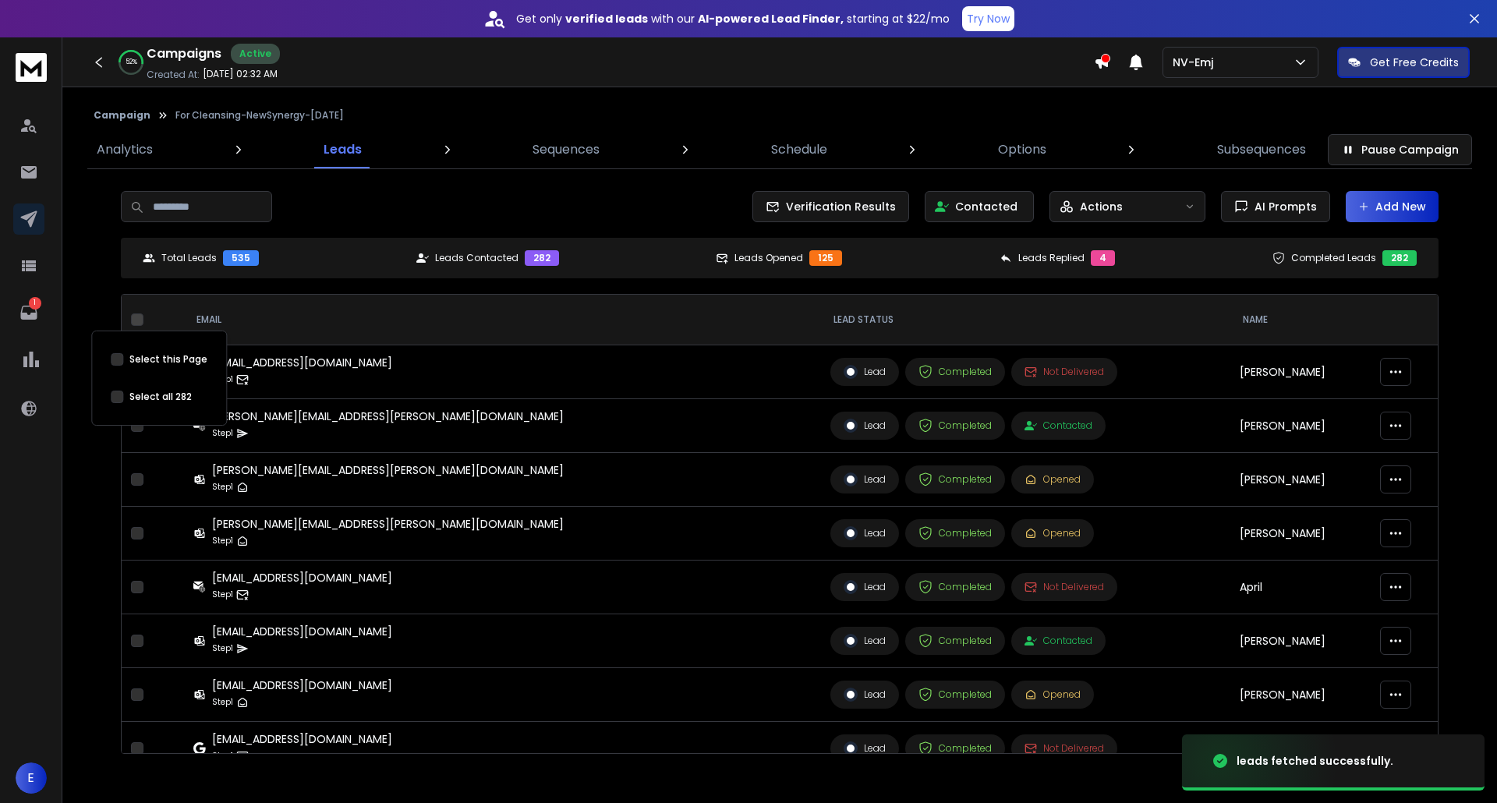
click at [116, 394] on button "Select this Page" at bounding box center [117, 397] width 12 height 12
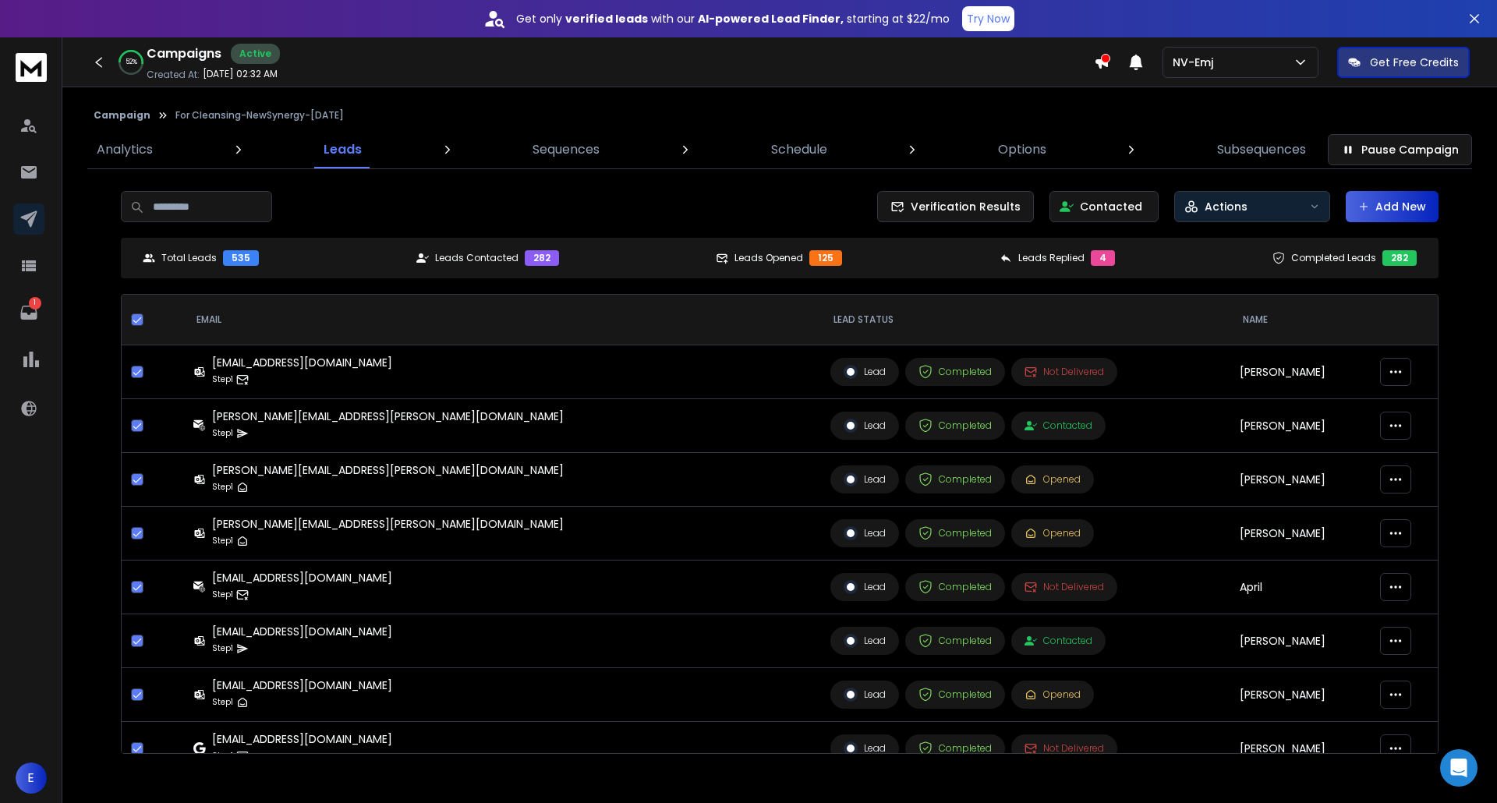
click at [1251, 207] on div "Actions" at bounding box center [1244, 207] width 119 height 16
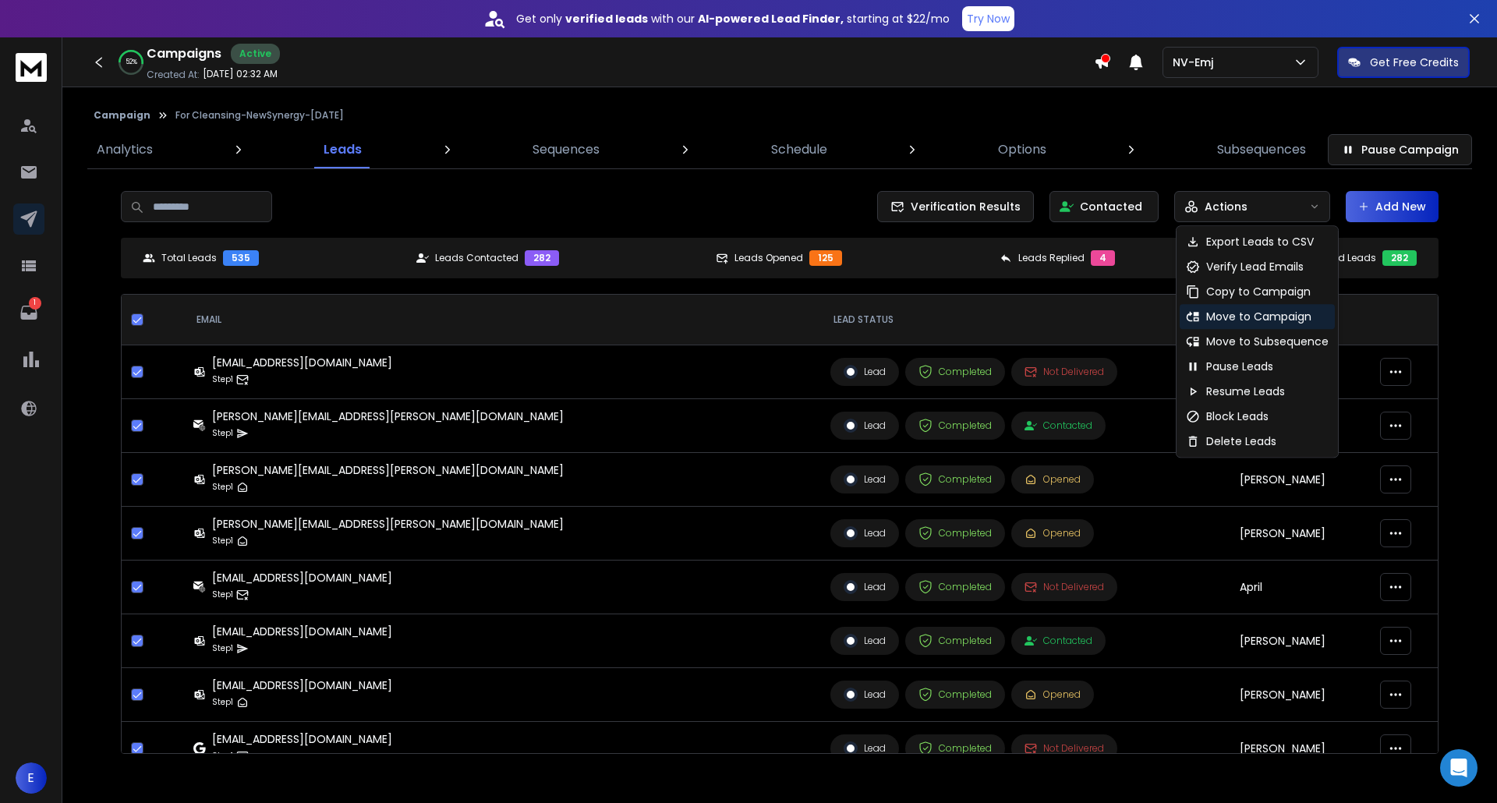
click at [1256, 323] on p "Move to Campaign" at bounding box center [1259, 317] width 105 height 16
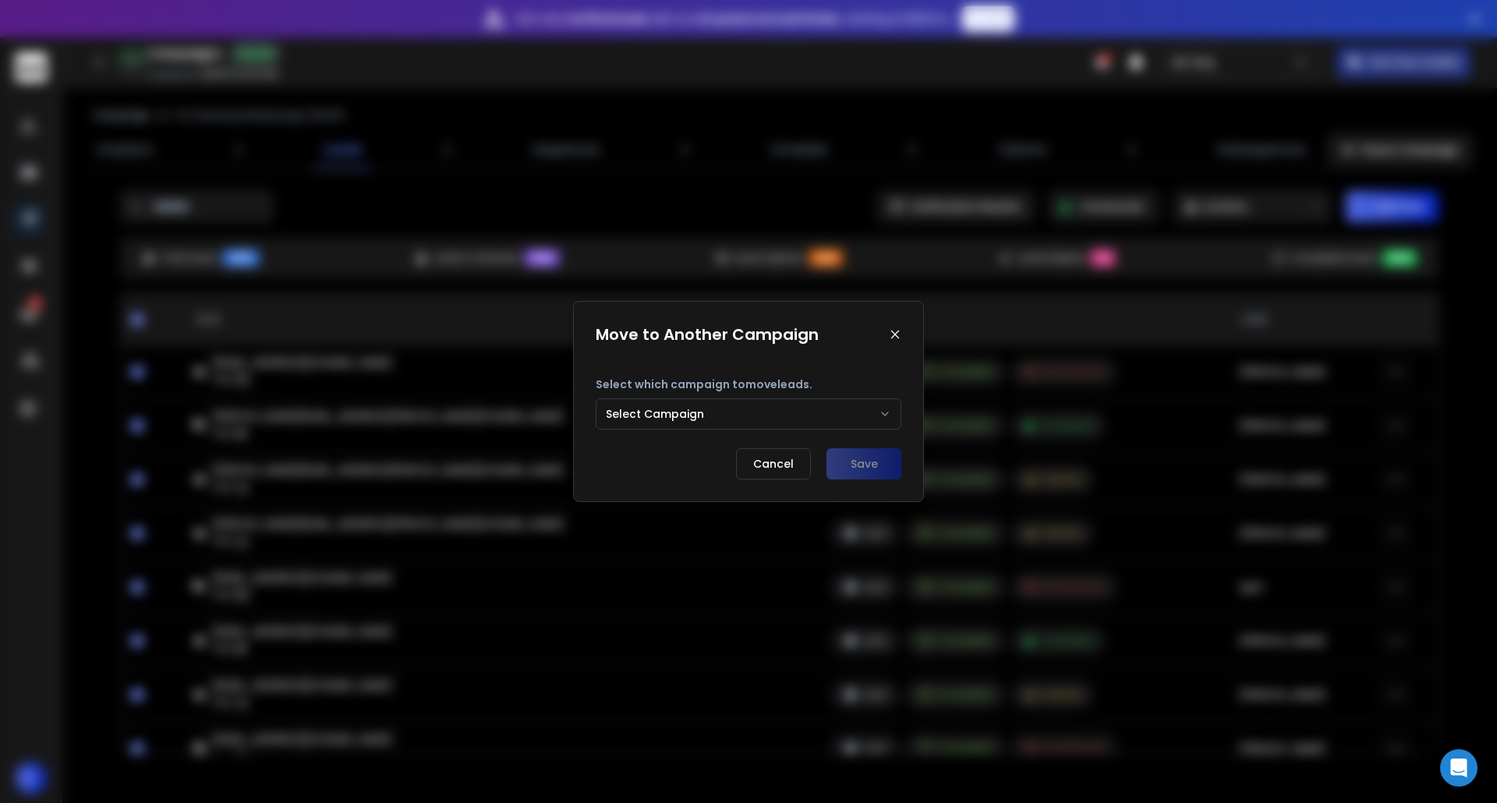
click at [683, 409] on button "Select Campaign" at bounding box center [749, 414] width 306 height 31
click at [886, 459] on button "Save" at bounding box center [864, 463] width 75 height 31
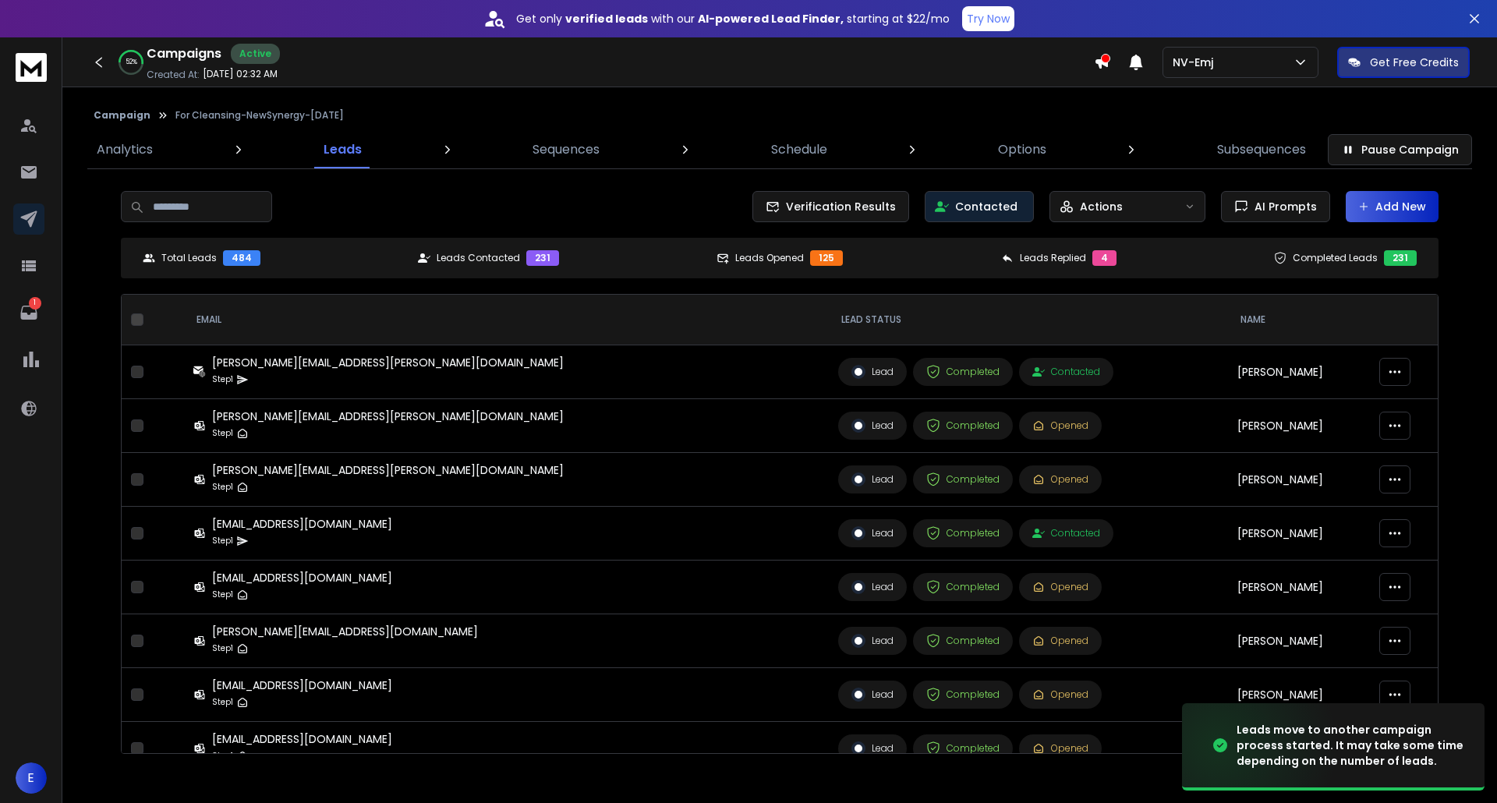
click at [967, 203] on p "Contacted" at bounding box center [986, 207] width 62 height 16
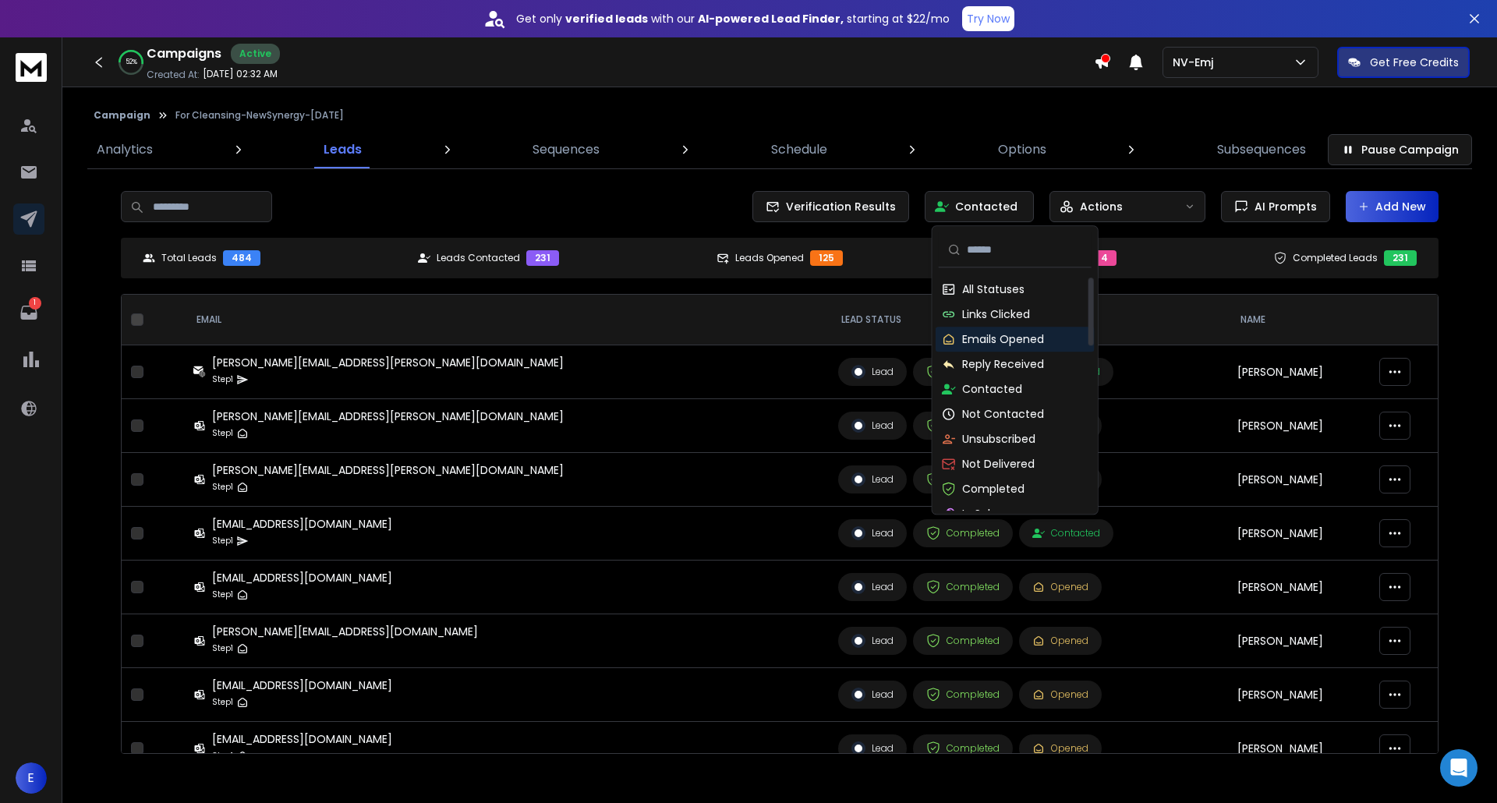
click at [1003, 341] on p "Emails Opened" at bounding box center [1003, 339] width 82 height 16
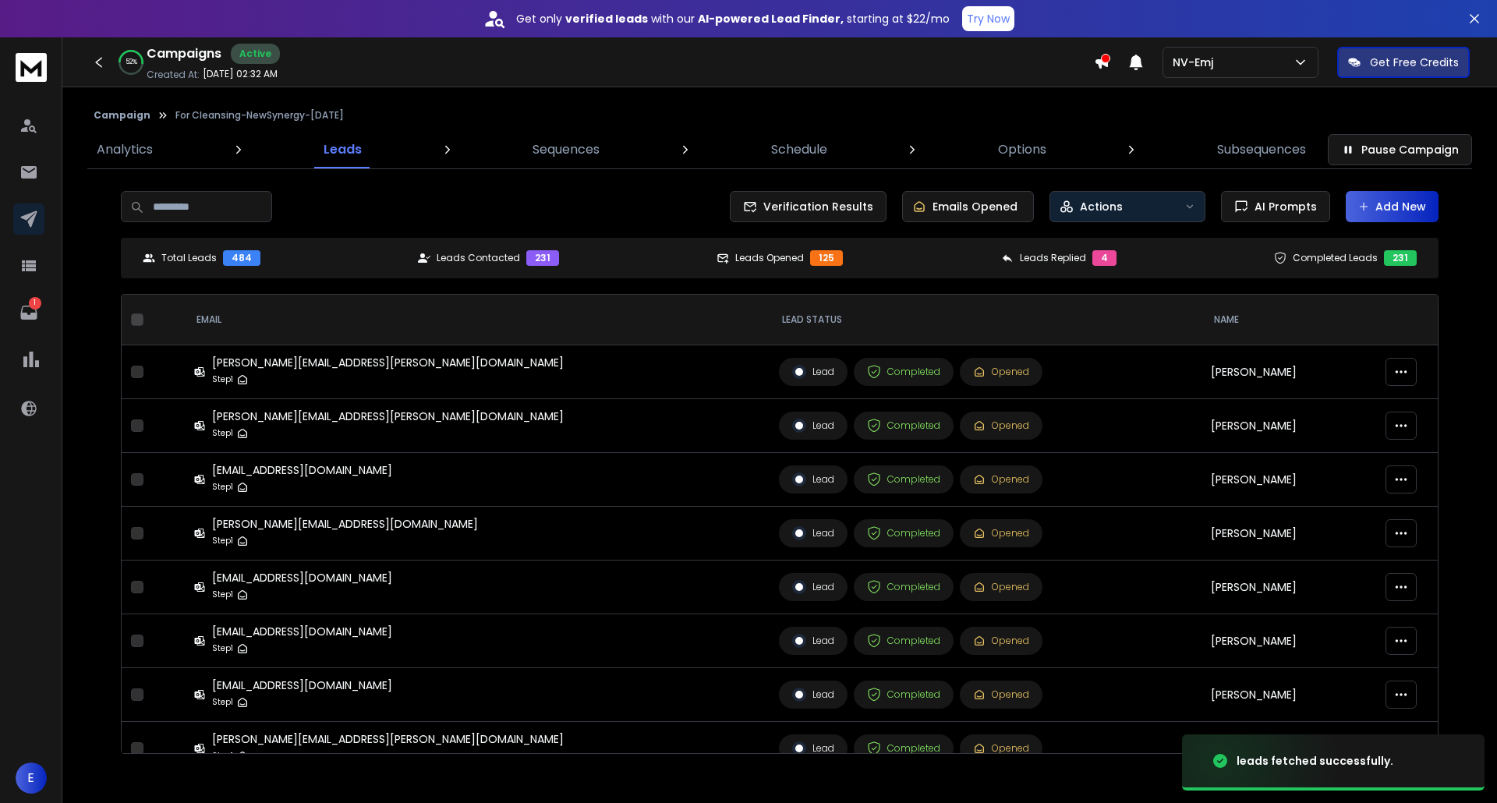
click at [1175, 200] on div "Actions" at bounding box center [1119, 207] width 119 height 16
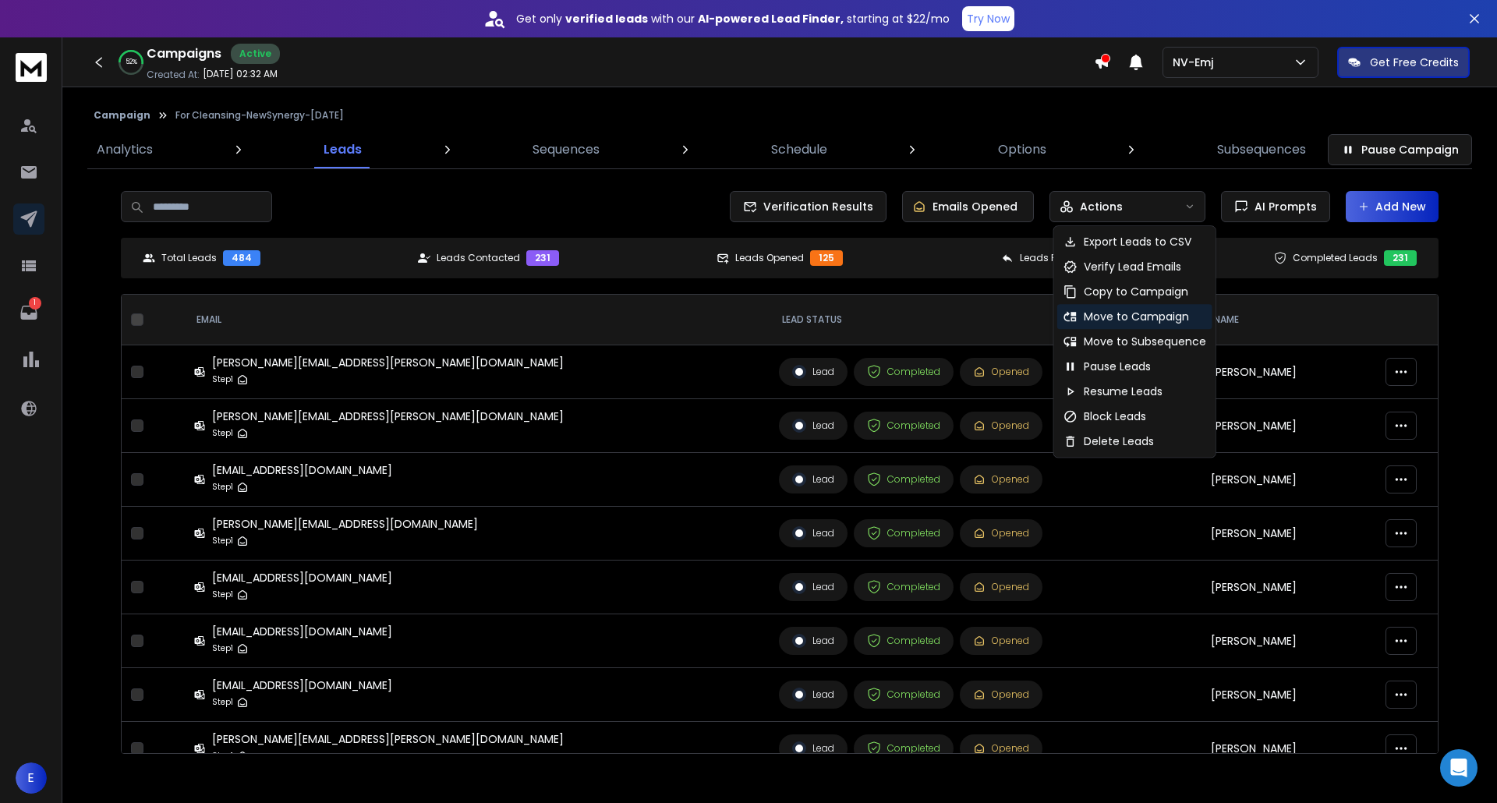
click at [1160, 319] on p "Move to Campaign" at bounding box center [1136, 317] width 105 height 16
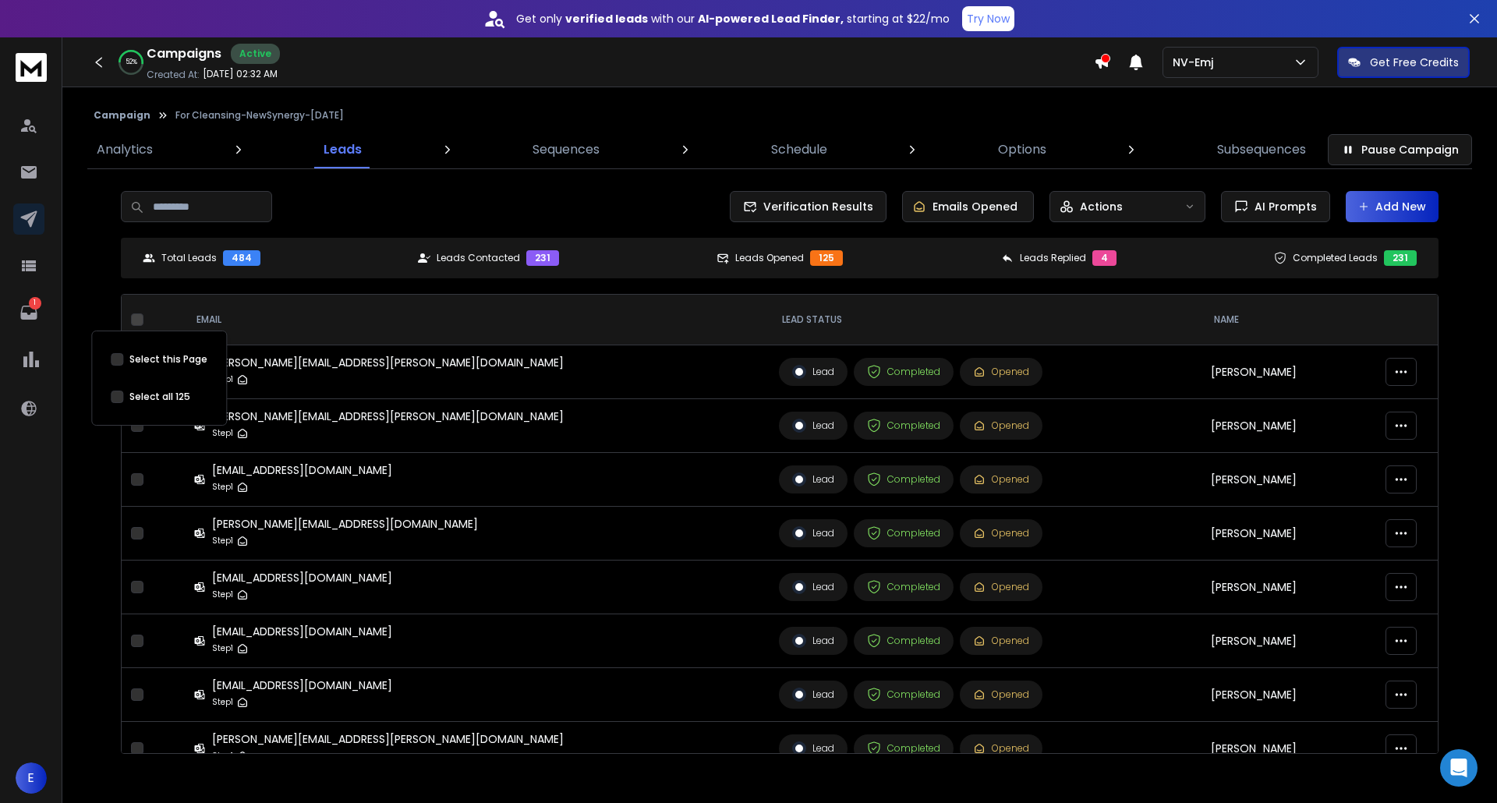
click at [117, 397] on button "Select this Page" at bounding box center [117, 397] width 12 height 12
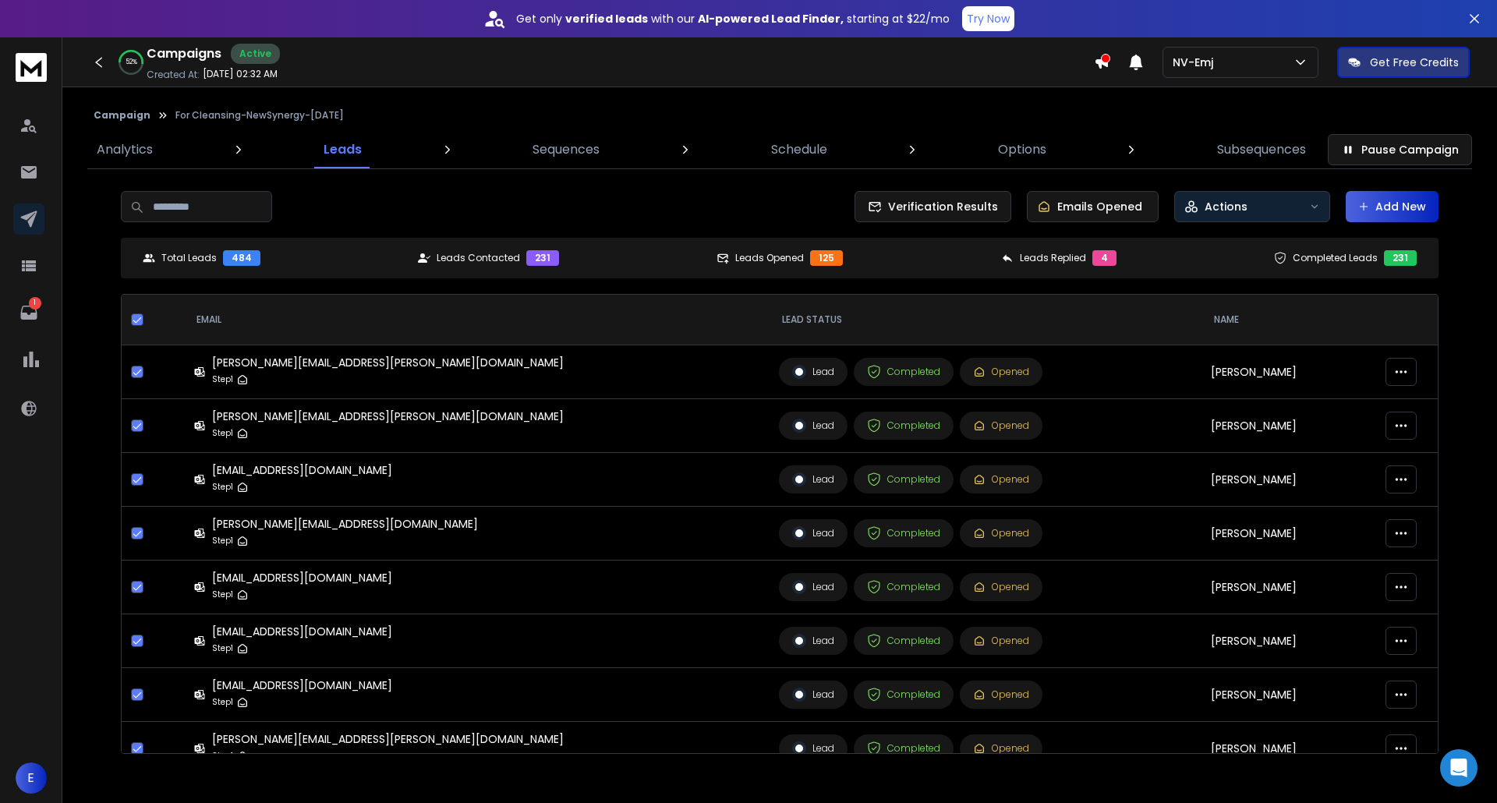
click at [1248, 197] on button "Actions" at bounding box center [1253, 206] width 156 height 31
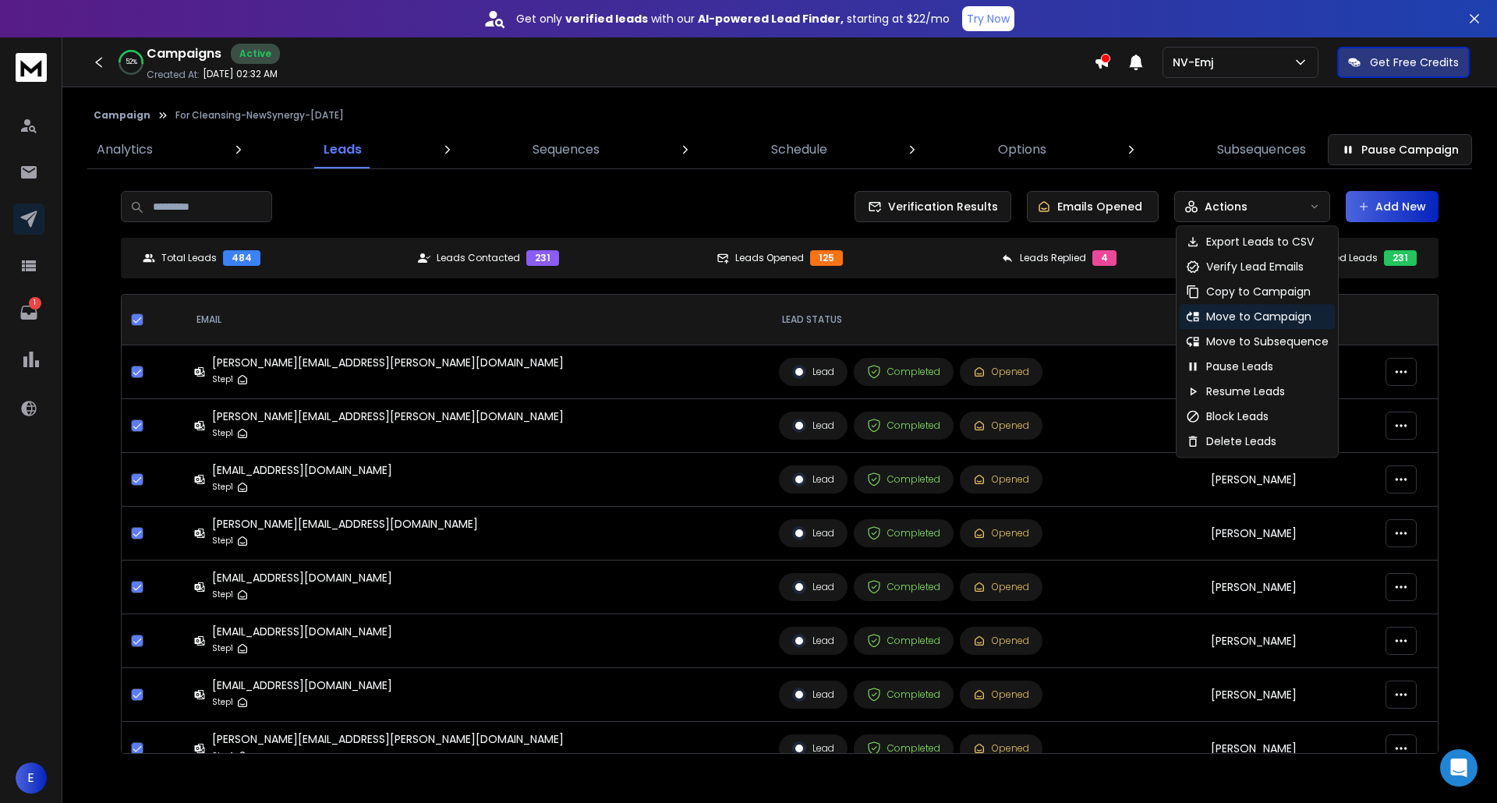
click at [1236, 319] on p "Move to Campaign" at bounding box center [1259, 317] width 105 height 16
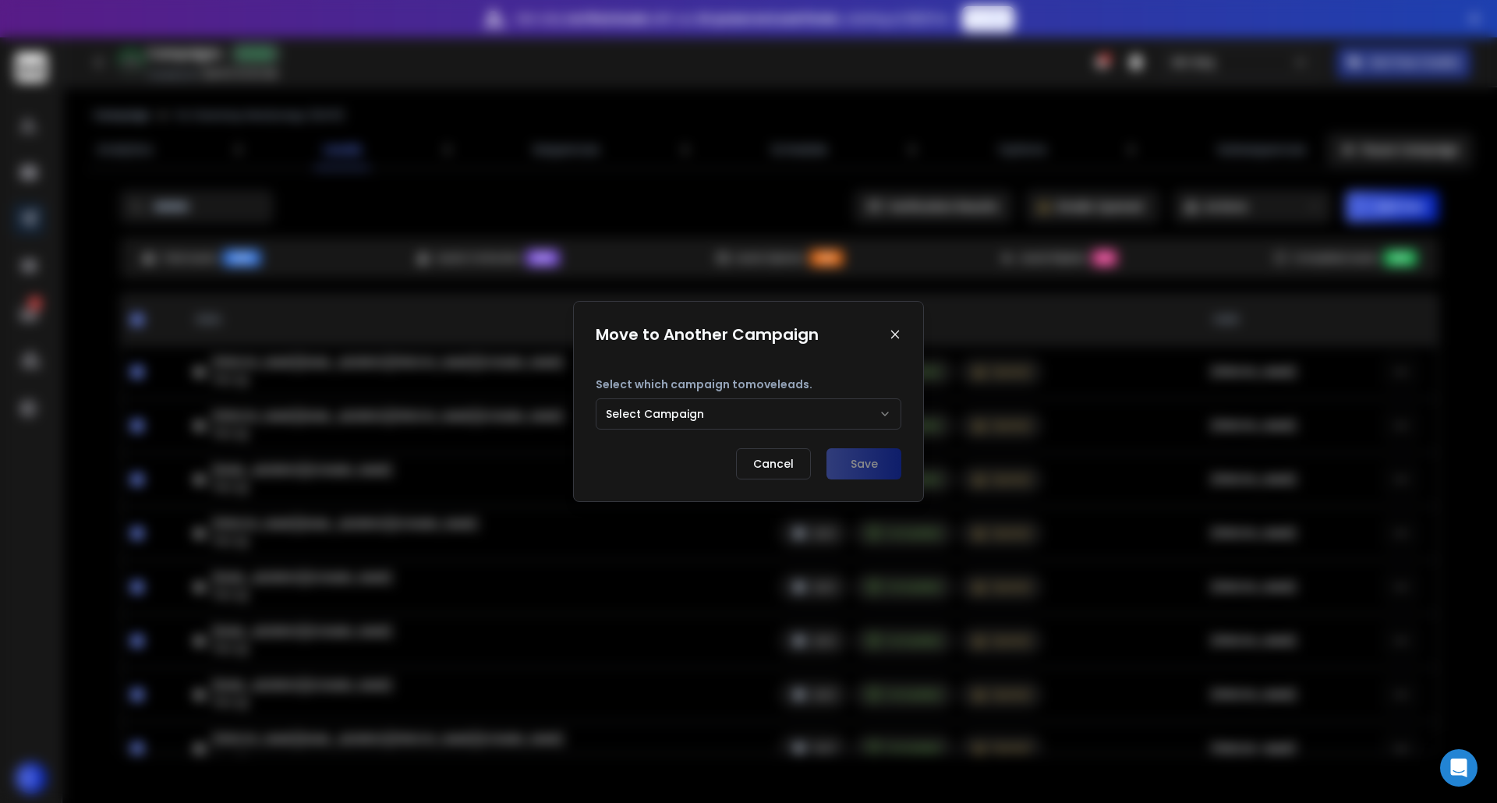
click at [806, 410] on button "Select Campaign" at bounding box center [749, 414] width 306 height 31
click at [877, 473] on button "Save" at bounding box center [864, 463] width 75 height 31
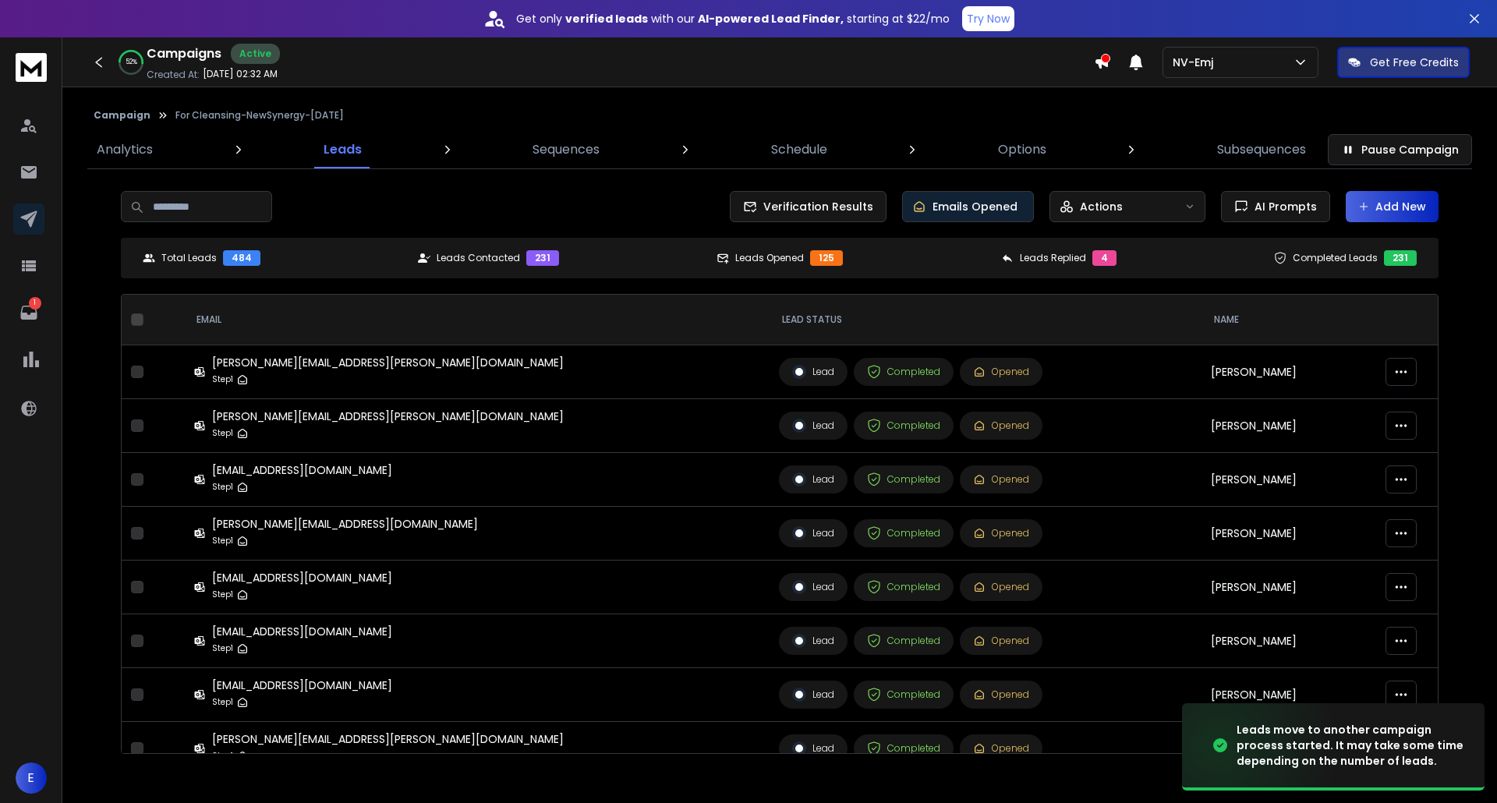
click at [977, 200] on p "Emails Opened" at bounding box center [975, 207] width 85 height 16
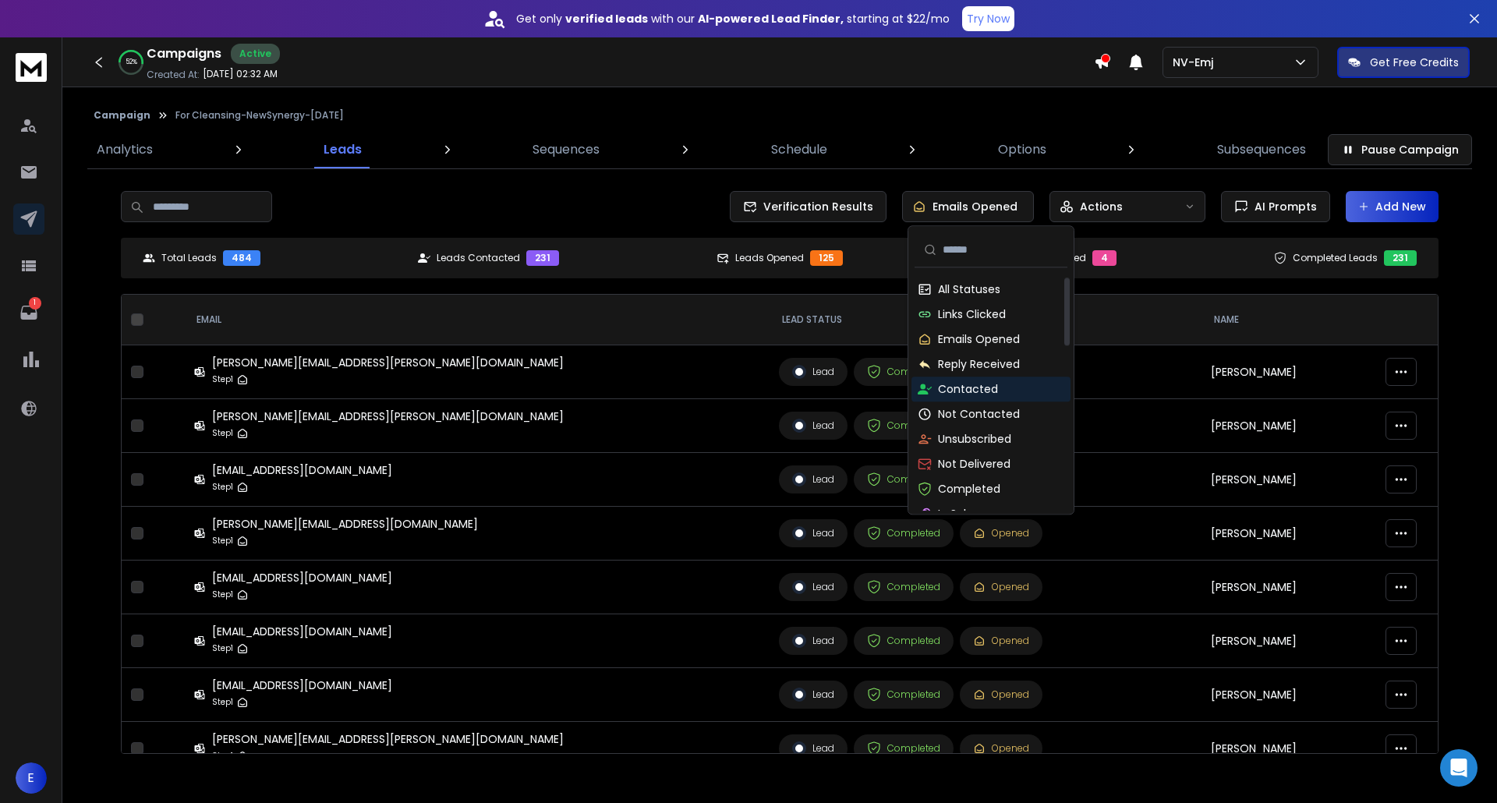
click at [978, 397] on p "Contacted" at bounding box center [968, 389] width 60 height 16
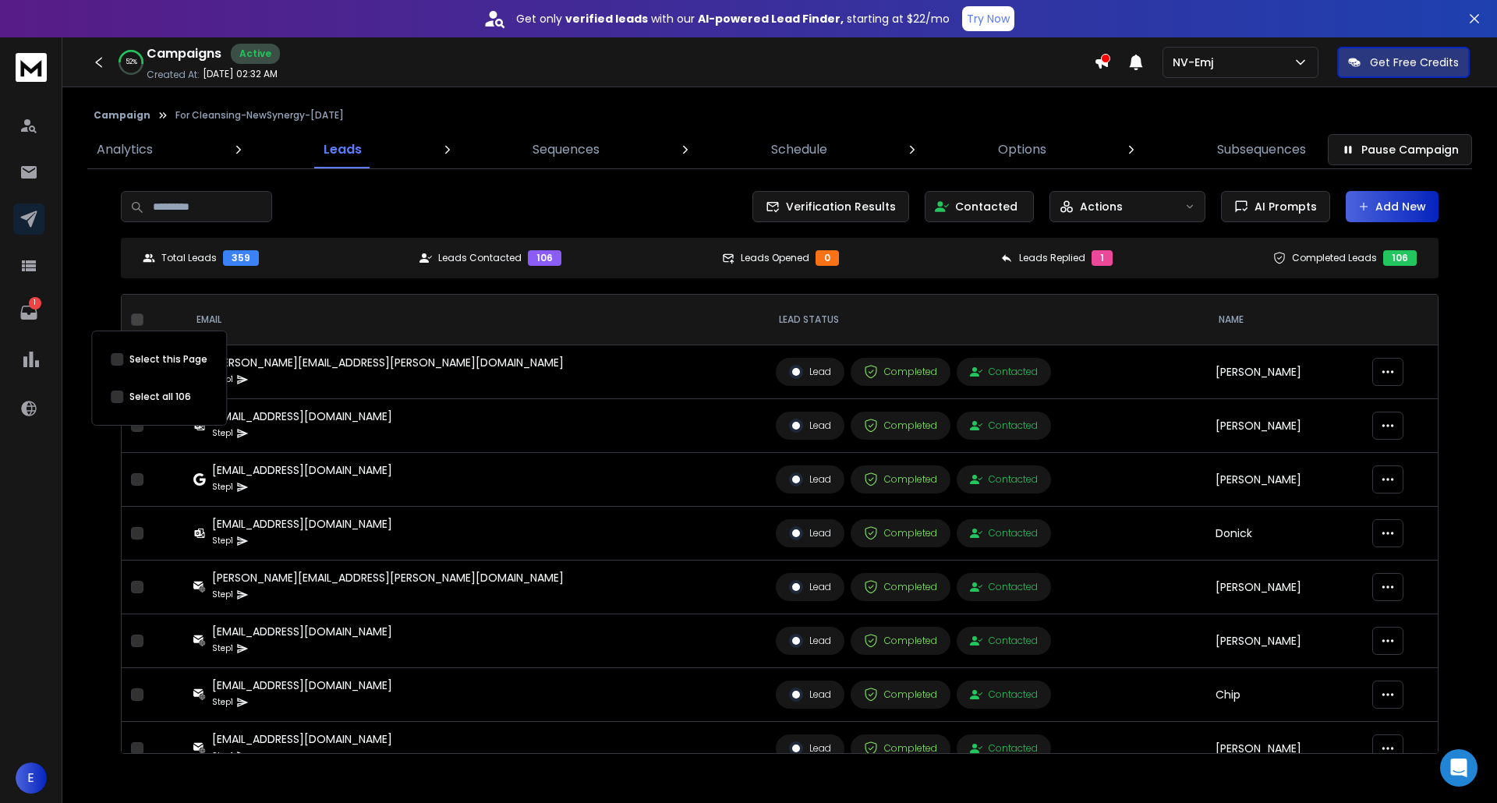
click at [117, 396] on button "Select this Page" at bounding box center [117, 397] width 12 height 12
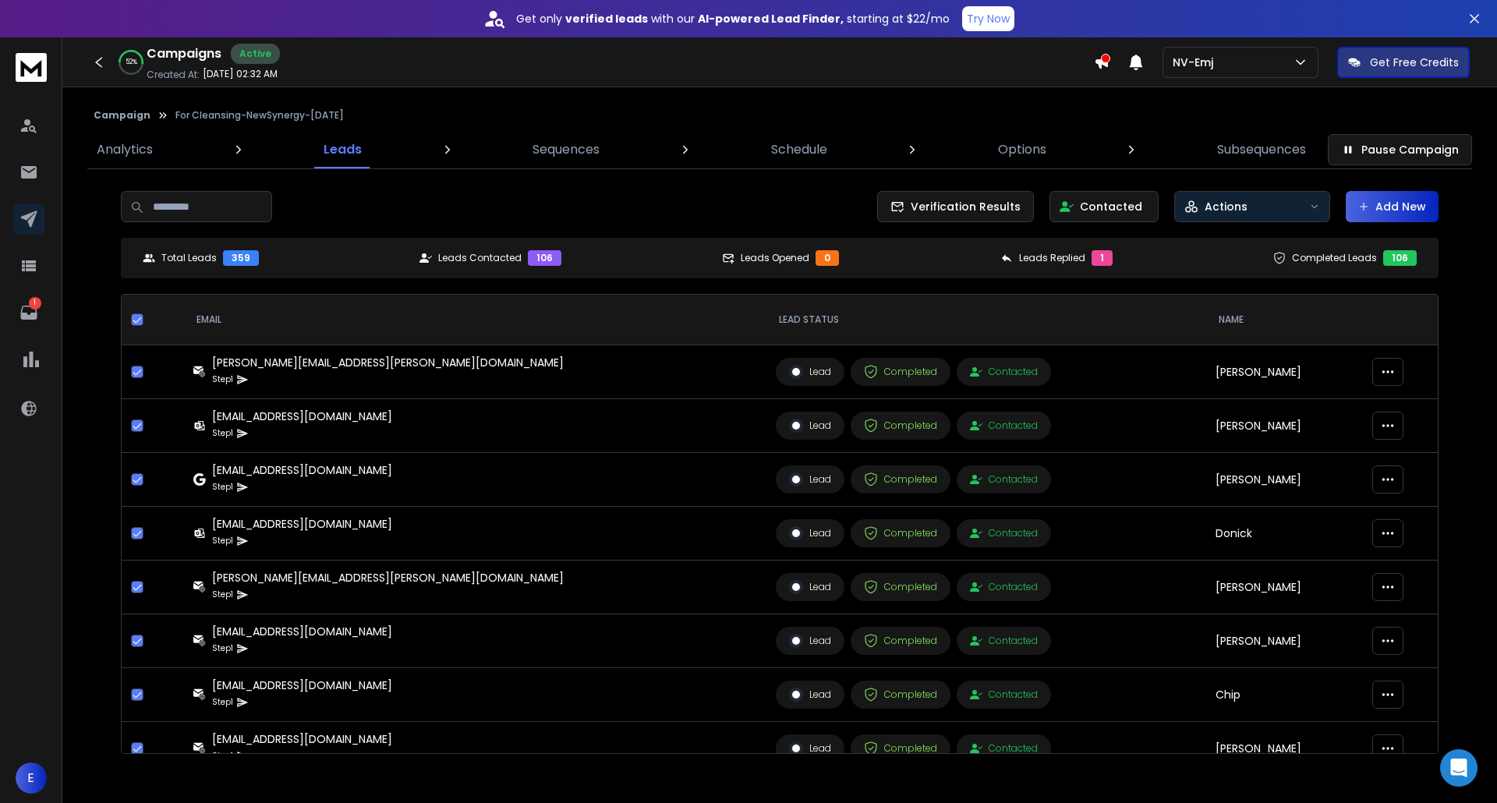
click at [1226, 204] on p "Actions" at bounding box center [1226, 207] width 43 height 16
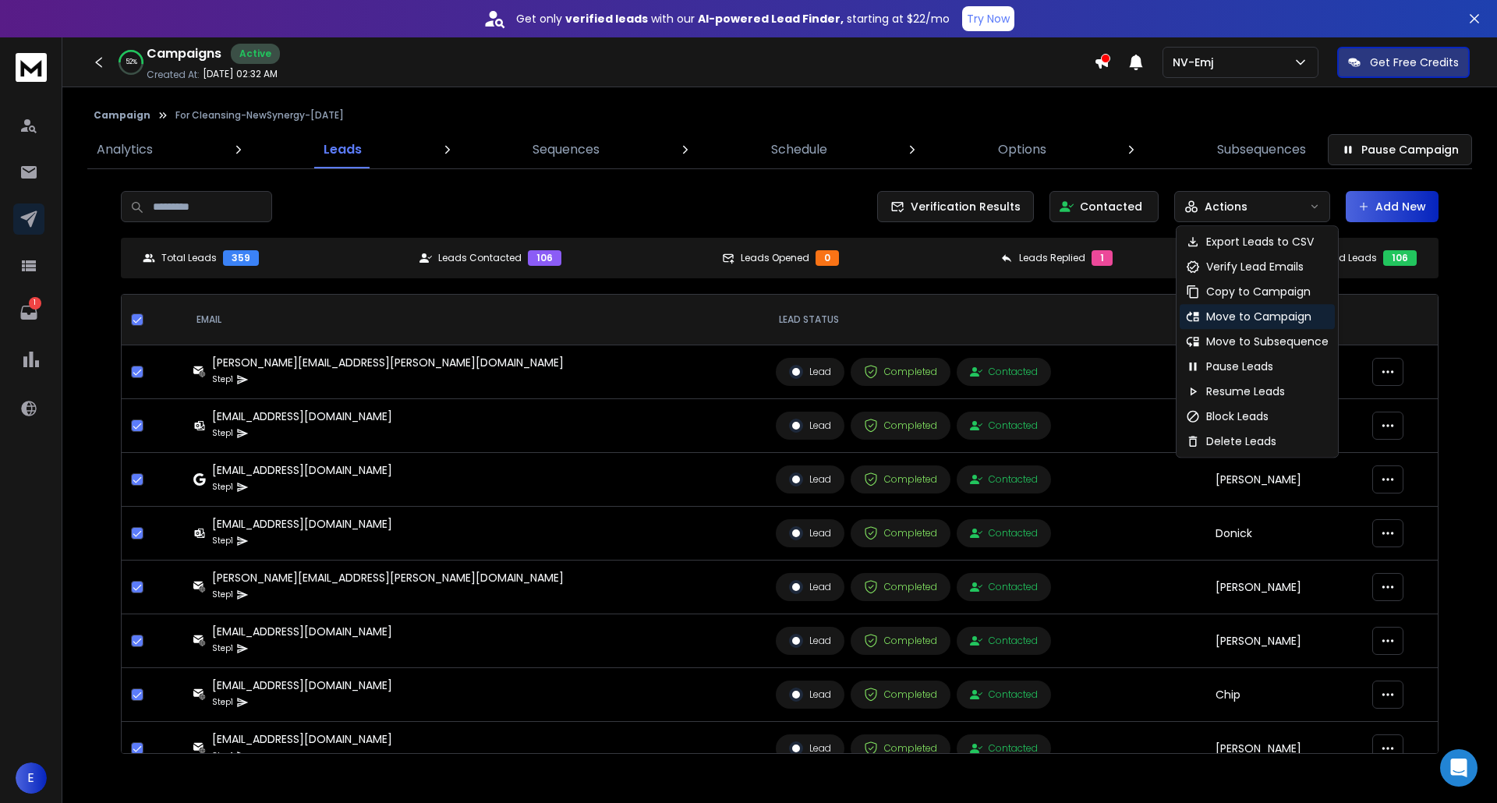
click at [1256, 310] on p "Move to Campaign" at bounding box center [1259, 317] width 105 height 16
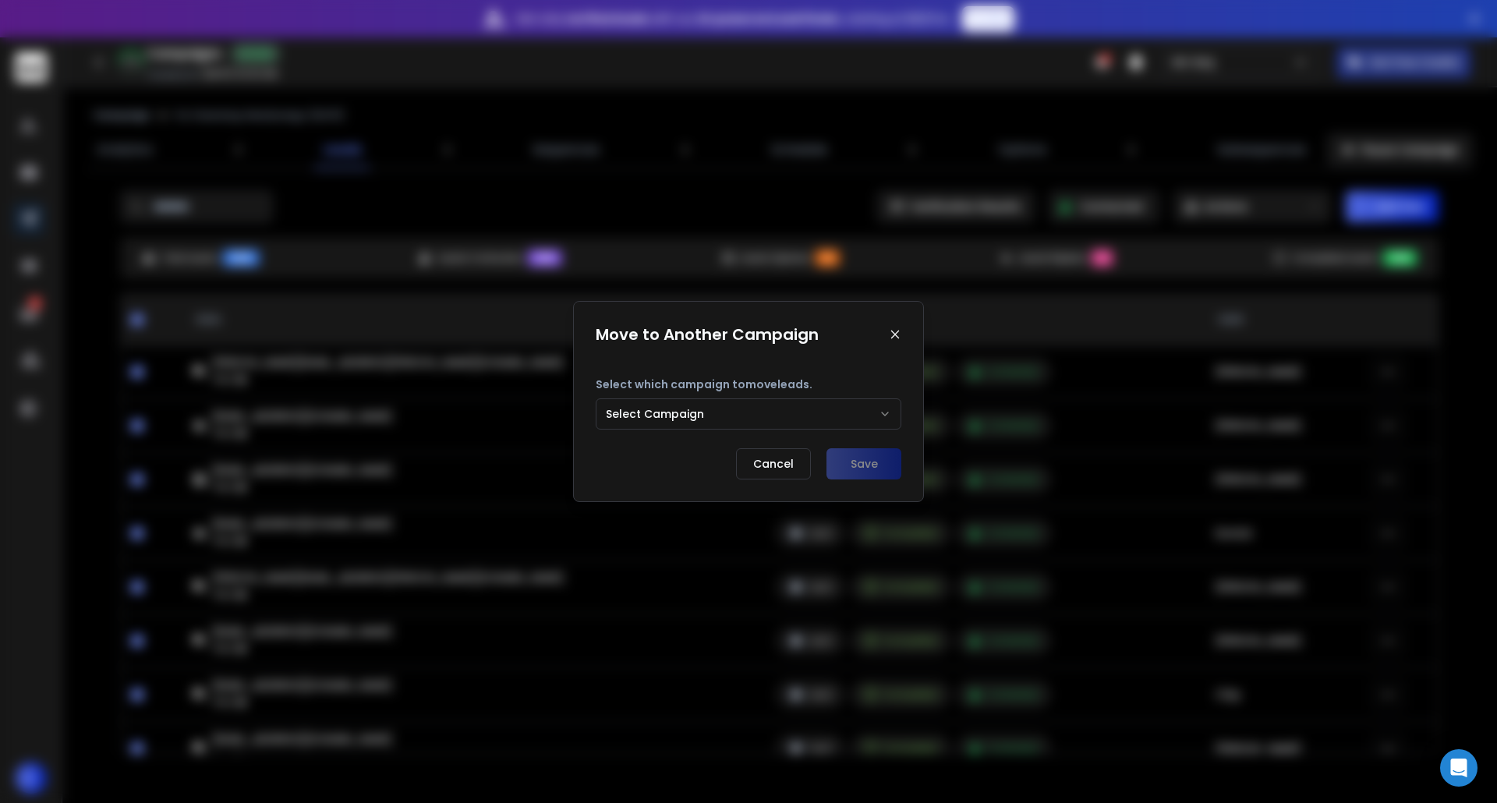
click at [777, 410] on button "Select Campaign" at bounding box center [749, 414] width 306 height 31
click at [864, 457] on button "Save" at bounding box center [864, 463] width 75 height 31
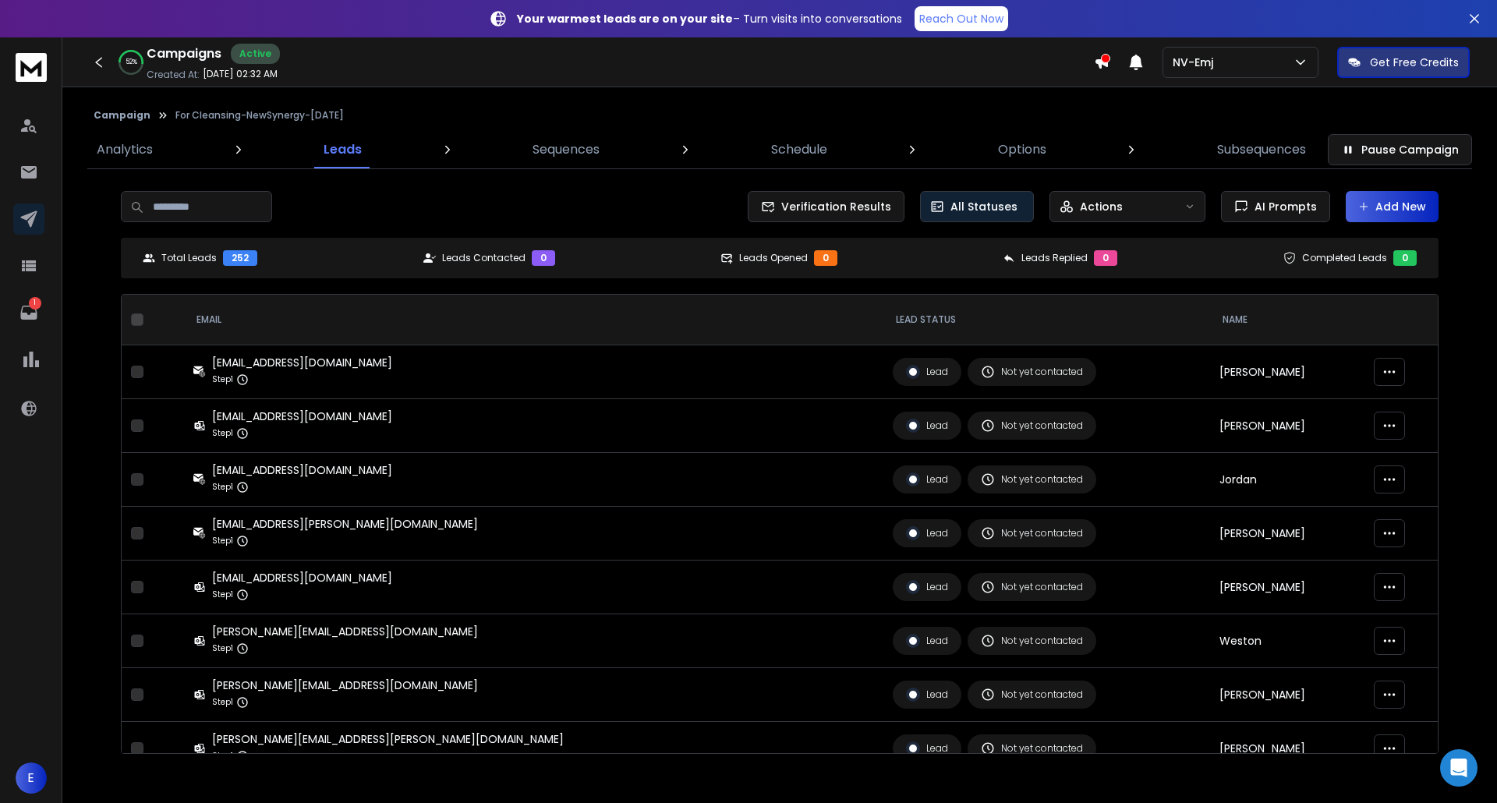
click at [1000, 212] on p "All Statuses" at bounding box center [984, 207] width 67 height 16
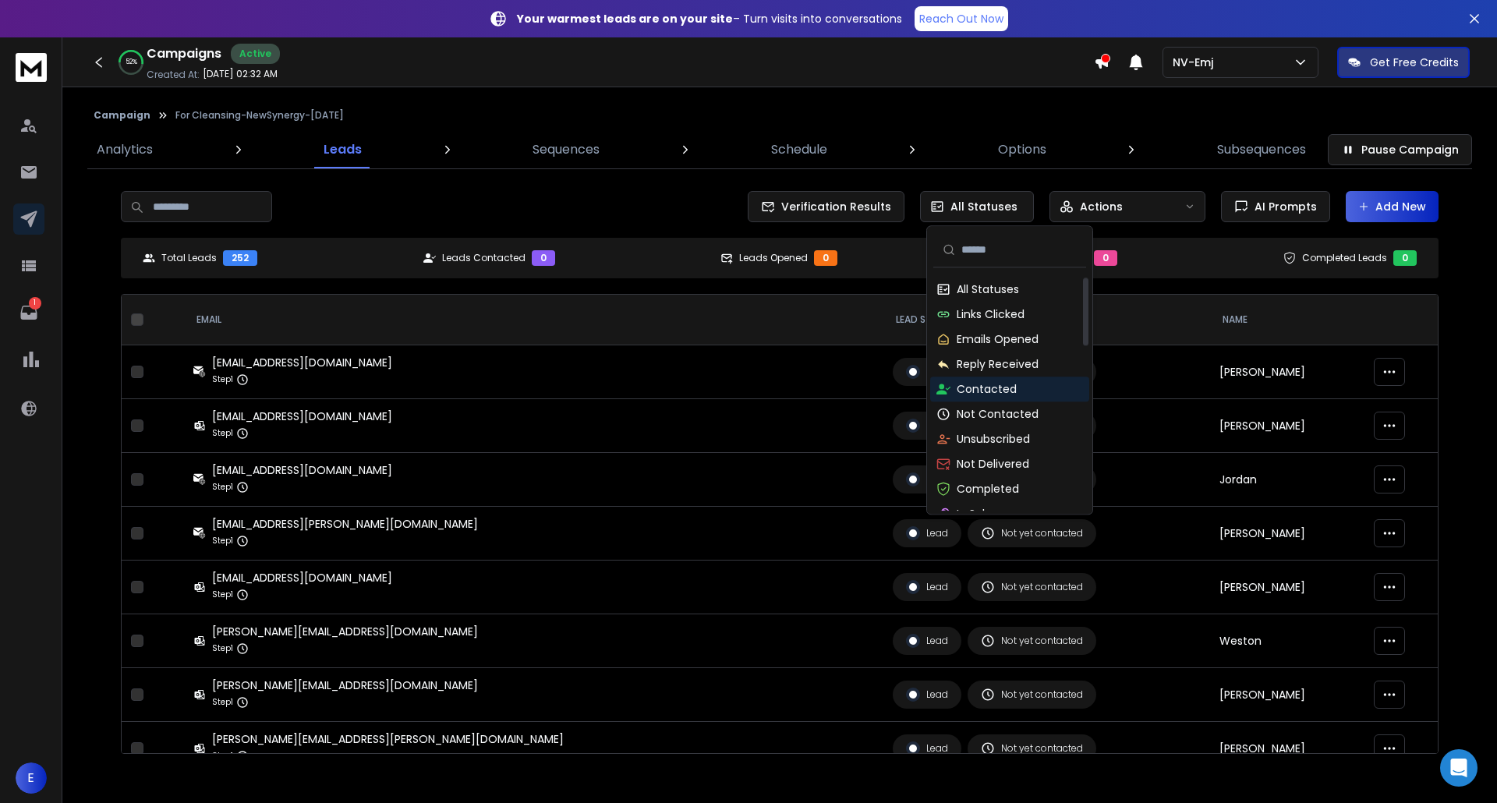
click at [1005, 381] on p "Contacted" at bounding box center [987, 389] width 60 height 16
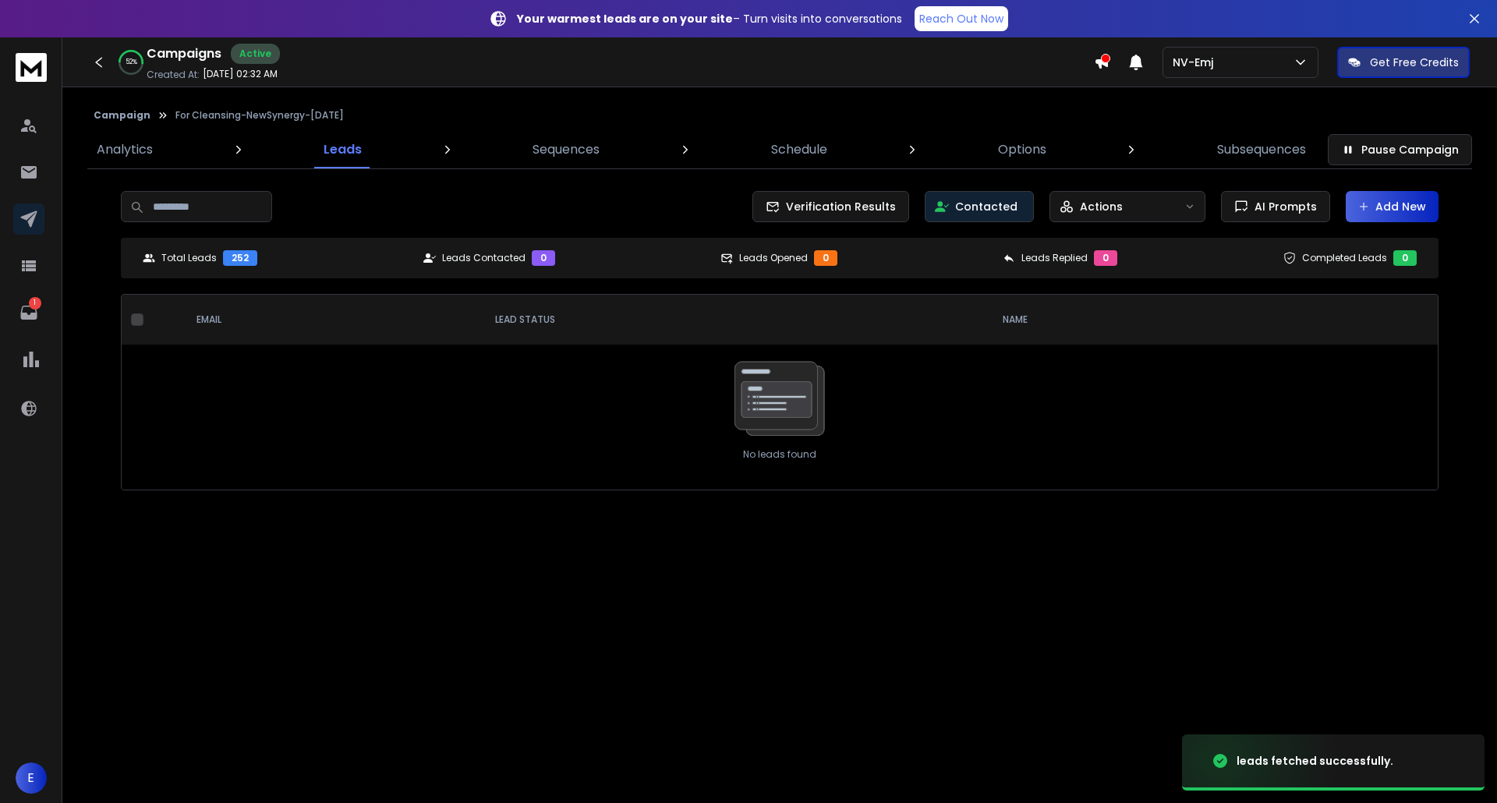
click at [996, 204] on p "Contacted" at bounding box center [986, 207] width 62 height 16
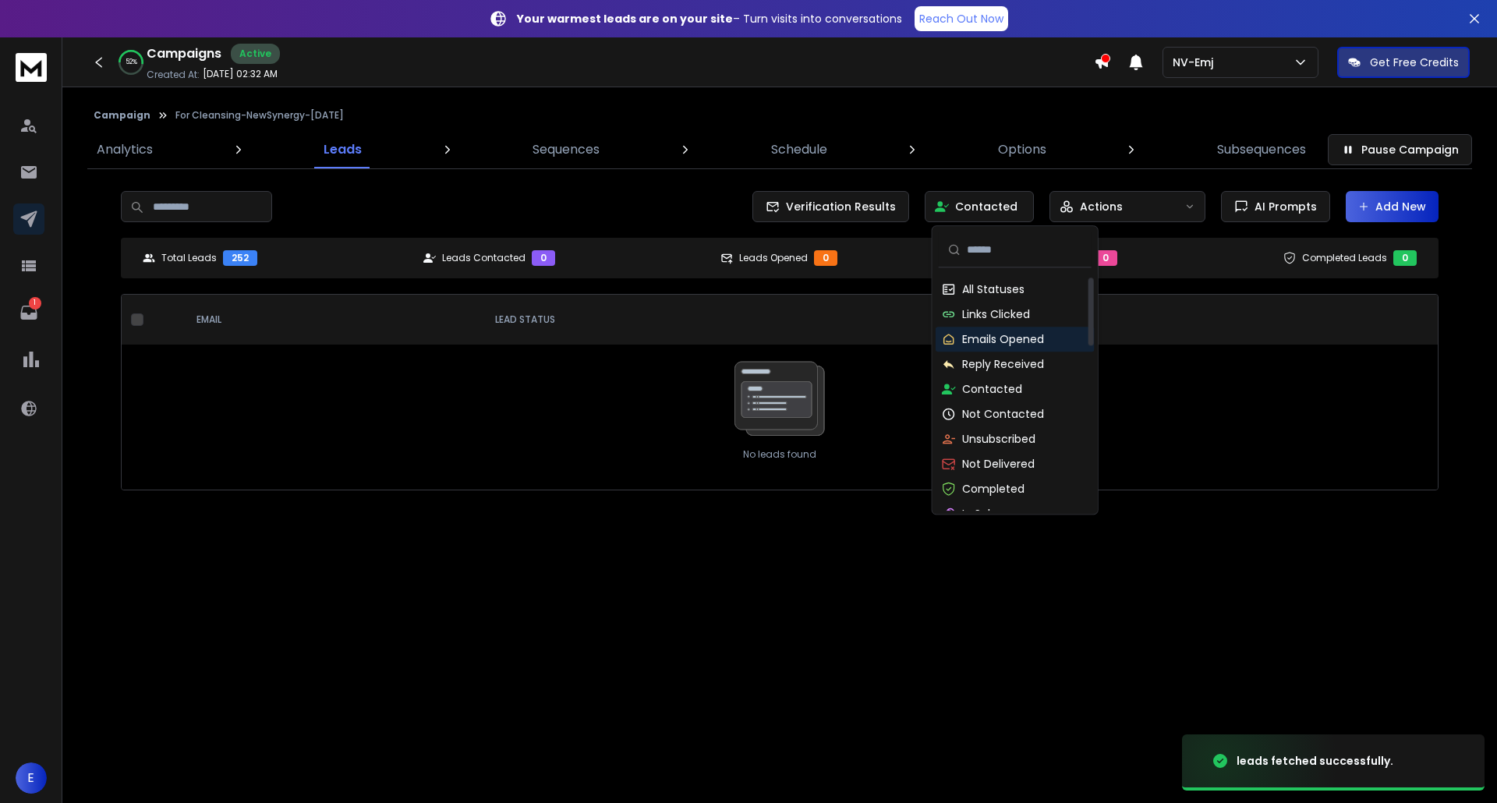
click at [1001, 338] on p "Emails Opened" at bounding box center [1003, 339] width 82 height 16
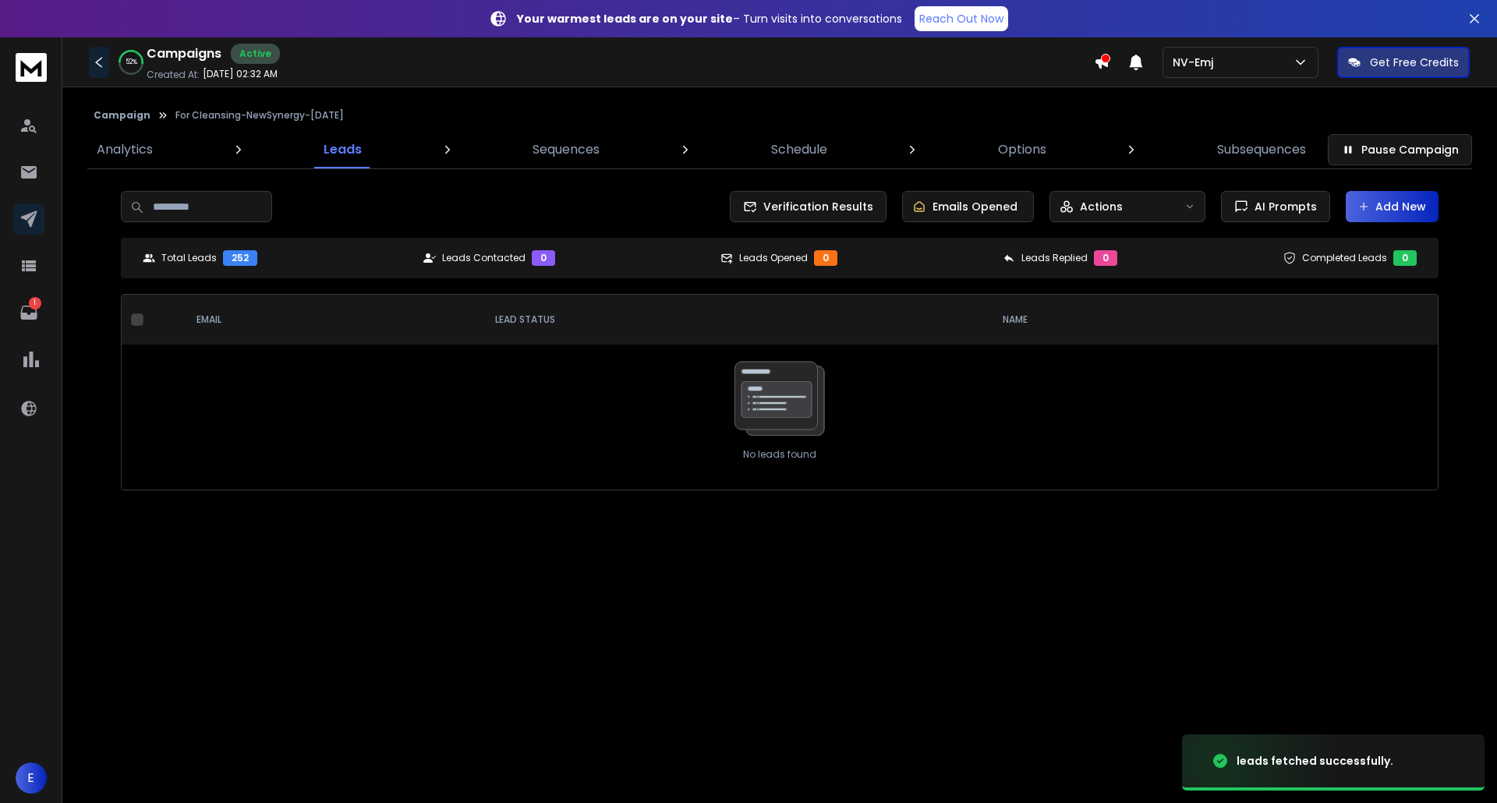
click at [101, 64] on icon at bounding box center [99, 62] width 14 height 14
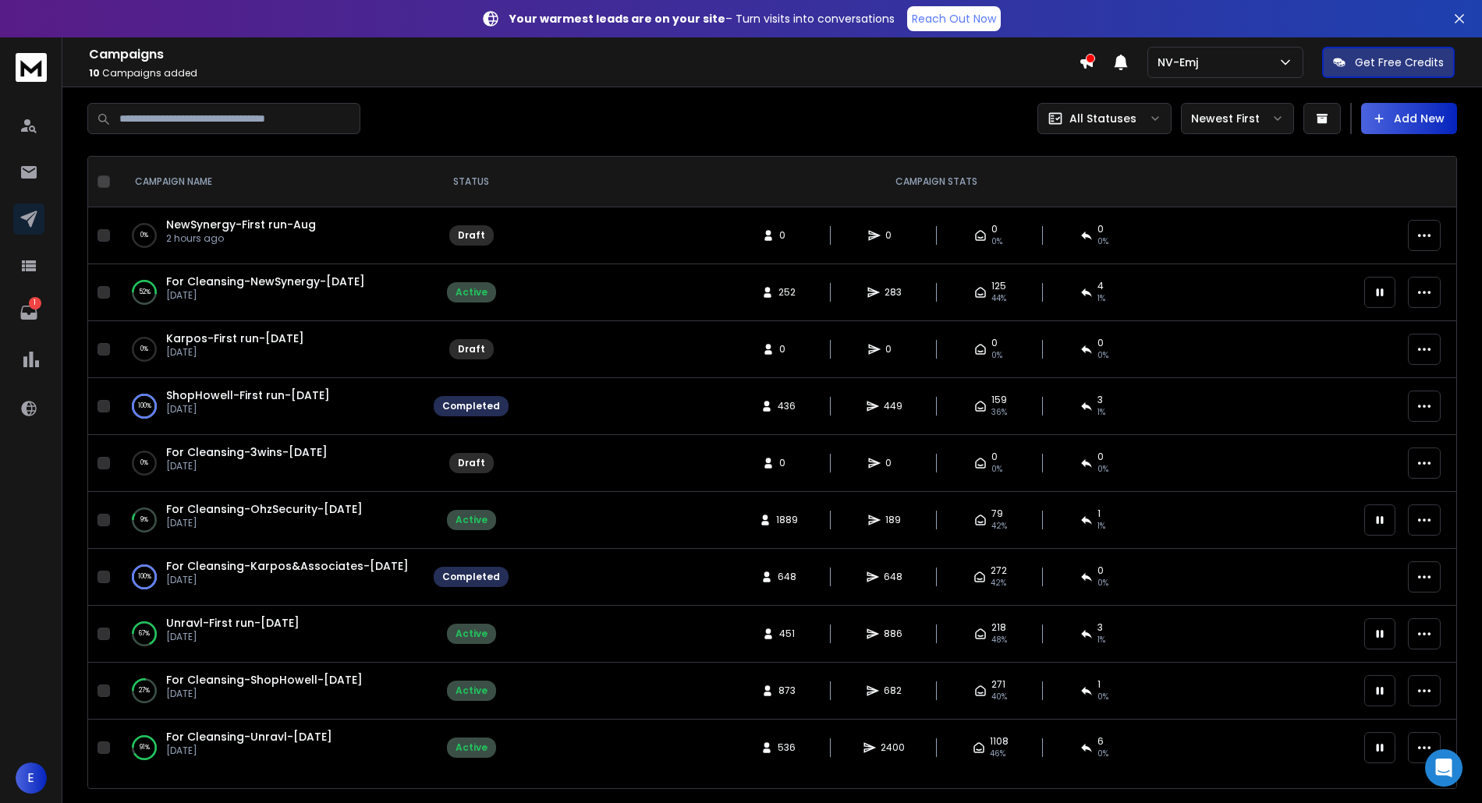
click at [356, 219] on div "0 % NewSynergy-First run-Aug 2 hours ago" at bounding box center [270, 235] width 277 height 37
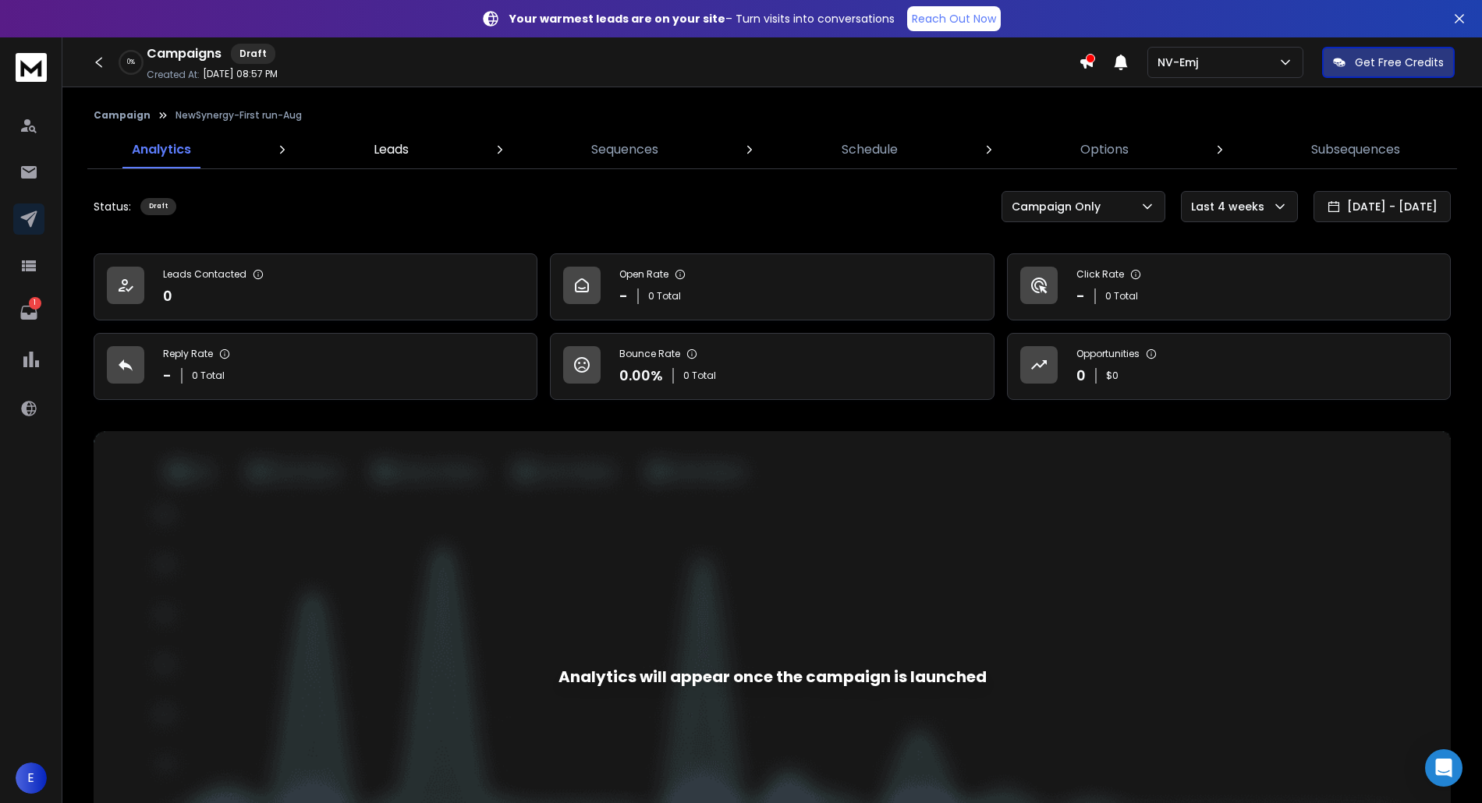
click at [364, 148] on link "Leads" at bounding box center [391, 149] width 54 height 37
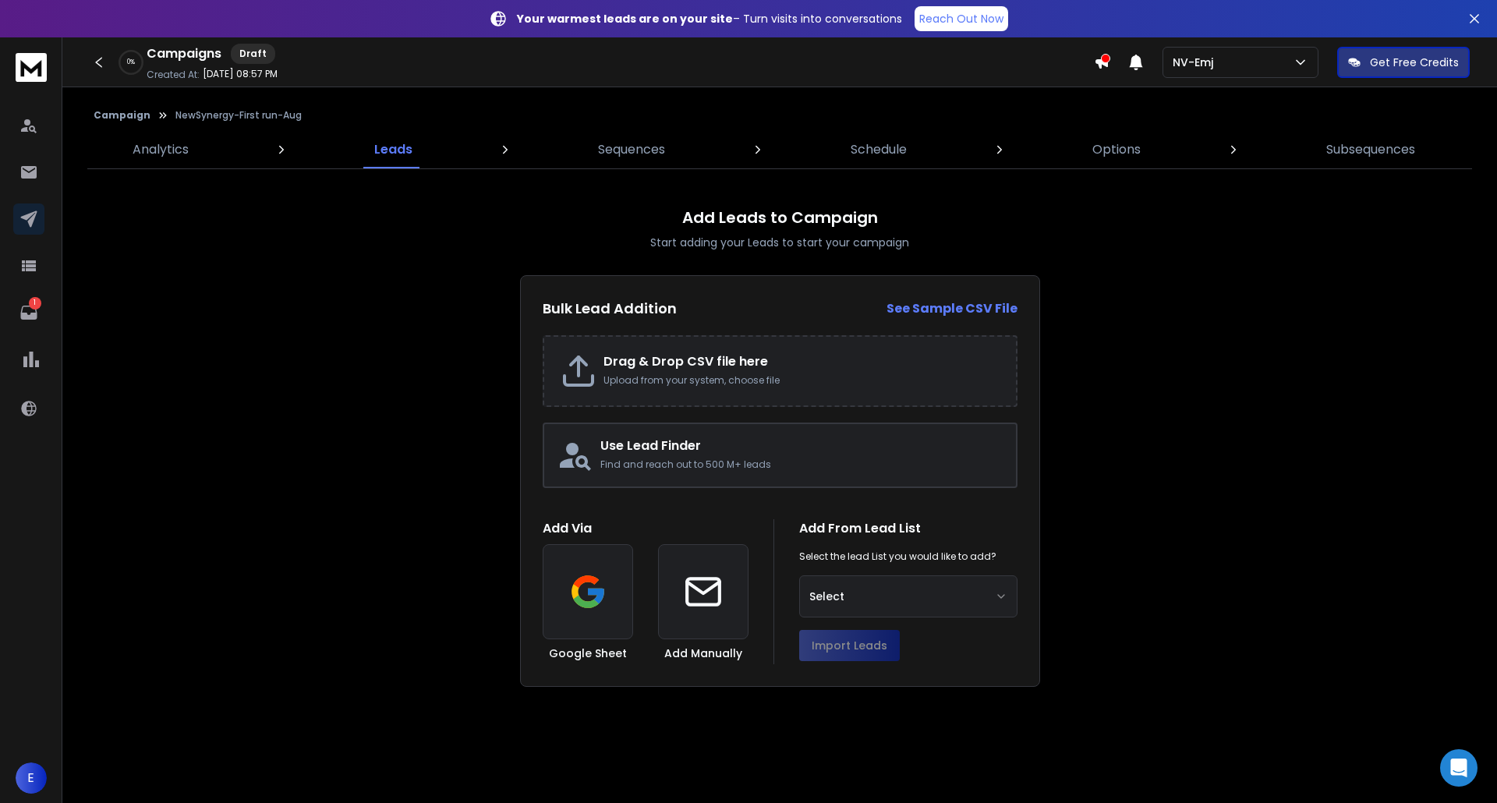
click at [79, 63] on div "0 % Campaigns Draft Created At: Aug 18, 2025, 08:57 PM NV-Emj Get Free Credits" at bounding box center [748, 62] width 1497 height 50
click at [89, 67] on button at bounding box center [99, 62] width 20 height 31
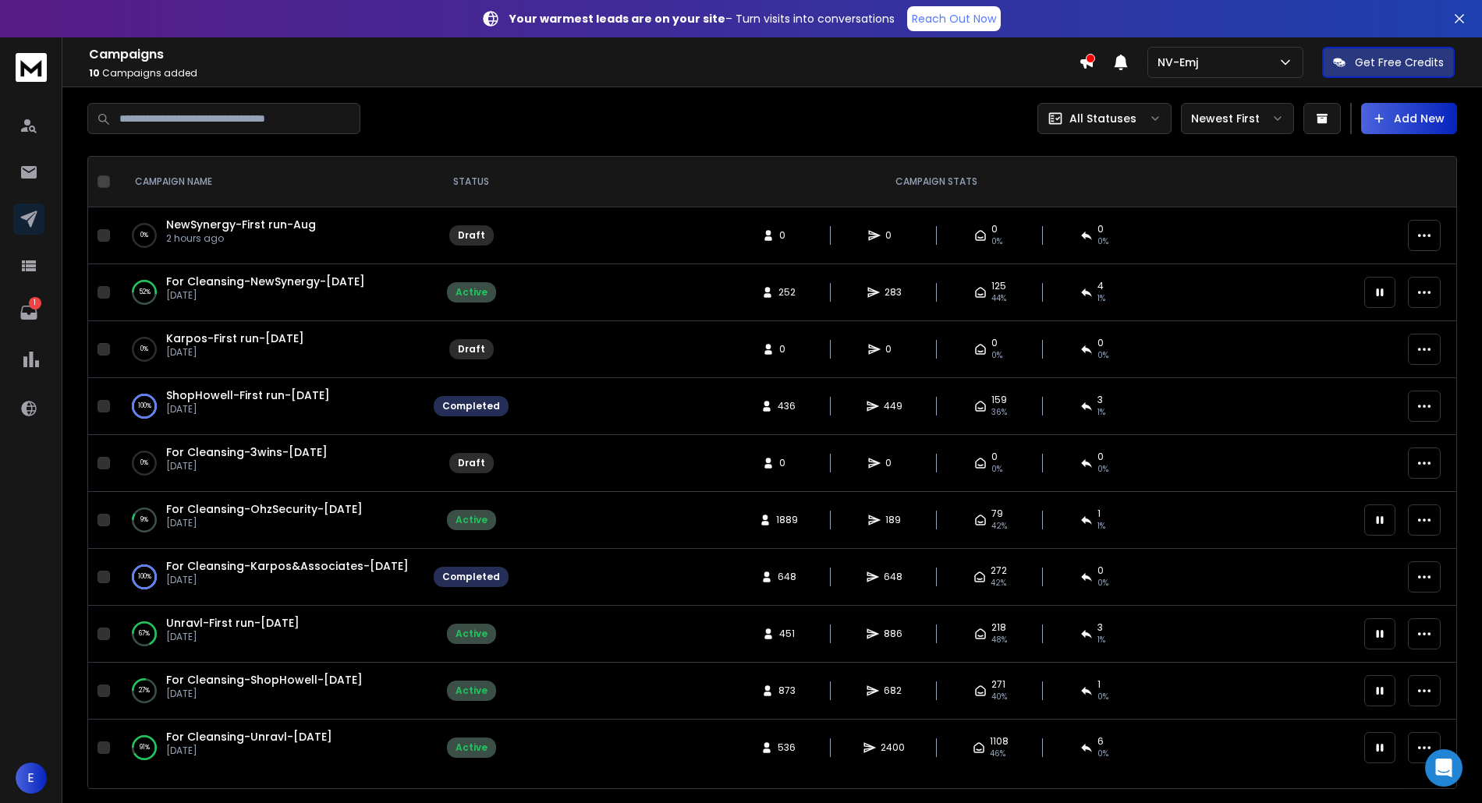
click at [334, 238] on div "0 % NewSynergy-First run-Aug 2 hours ago" at bounding box center [270, 235] width 277 height 37
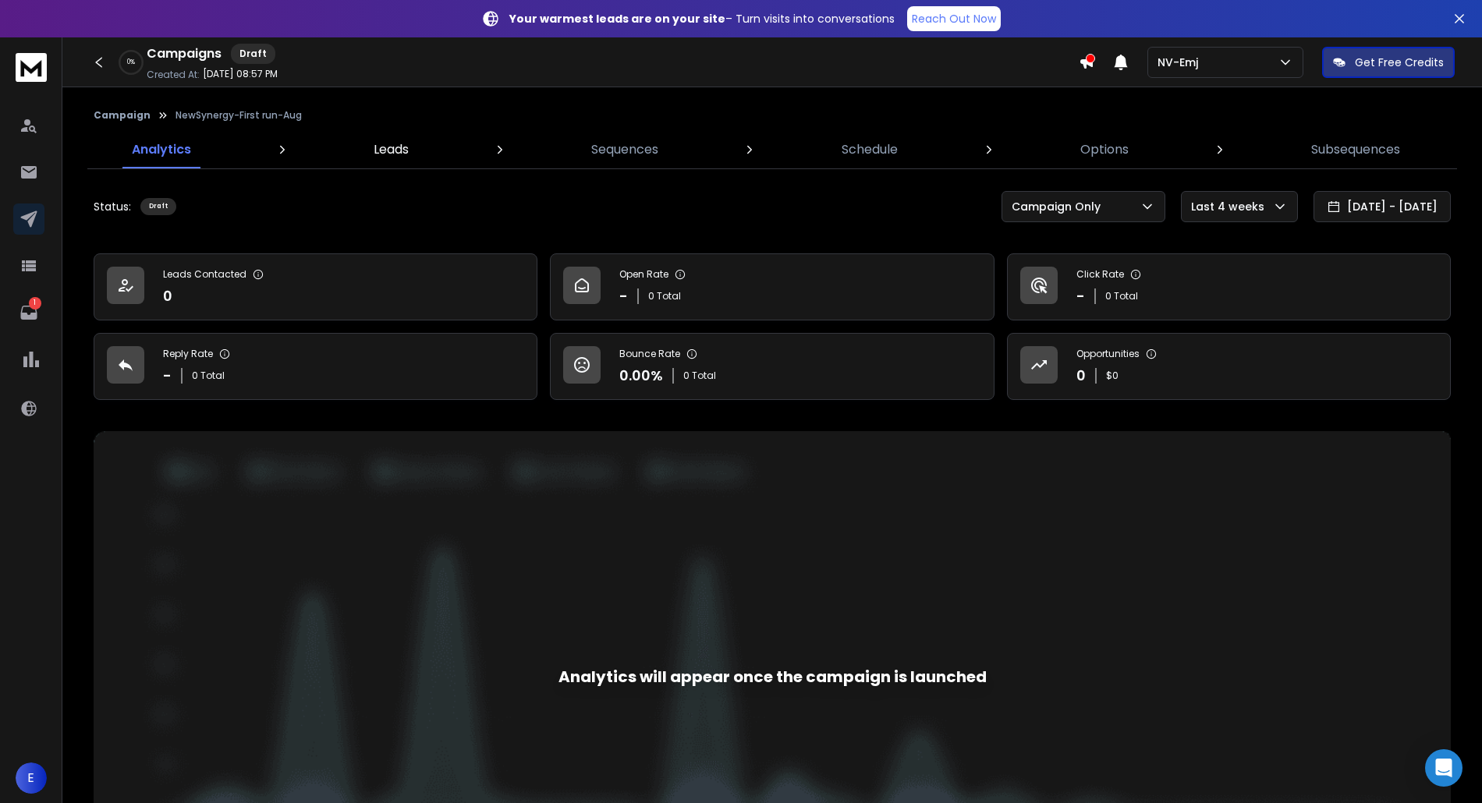
click at [332, 147] on div "Analytics Leads Sequences Schedule Options Subsequences" at bounding box center [765, 149] width 1357 height 37
click at [397, 151] on p "Leads" at bounding box center [391, 149] width 35 height 19
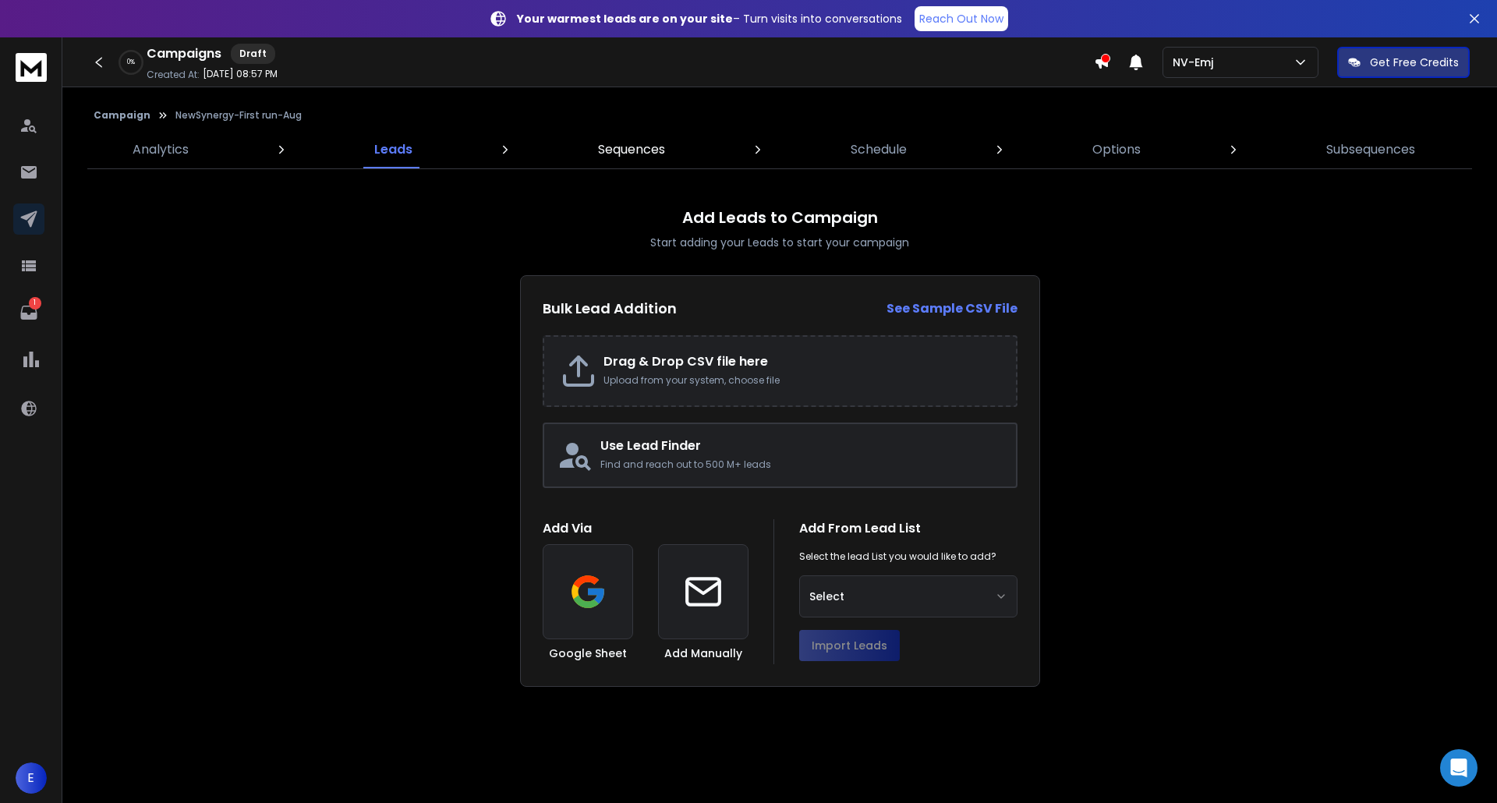
click at [643, 156] on p "Sequences" at bounding box center [631, 149] width 67 height 19
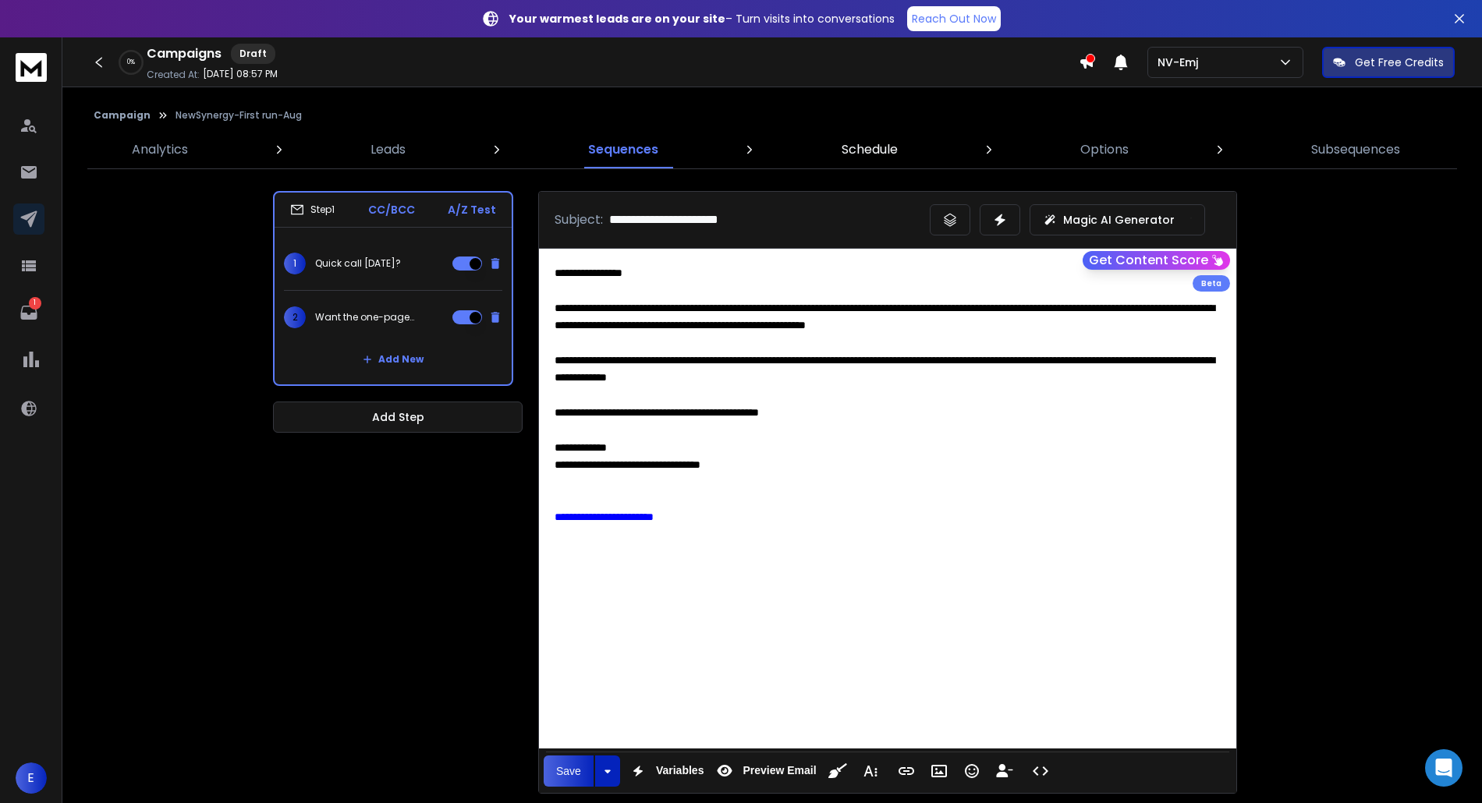
click at [871, 154] on p "Schedule" at bounding box center [870, 149] width 56 height 19
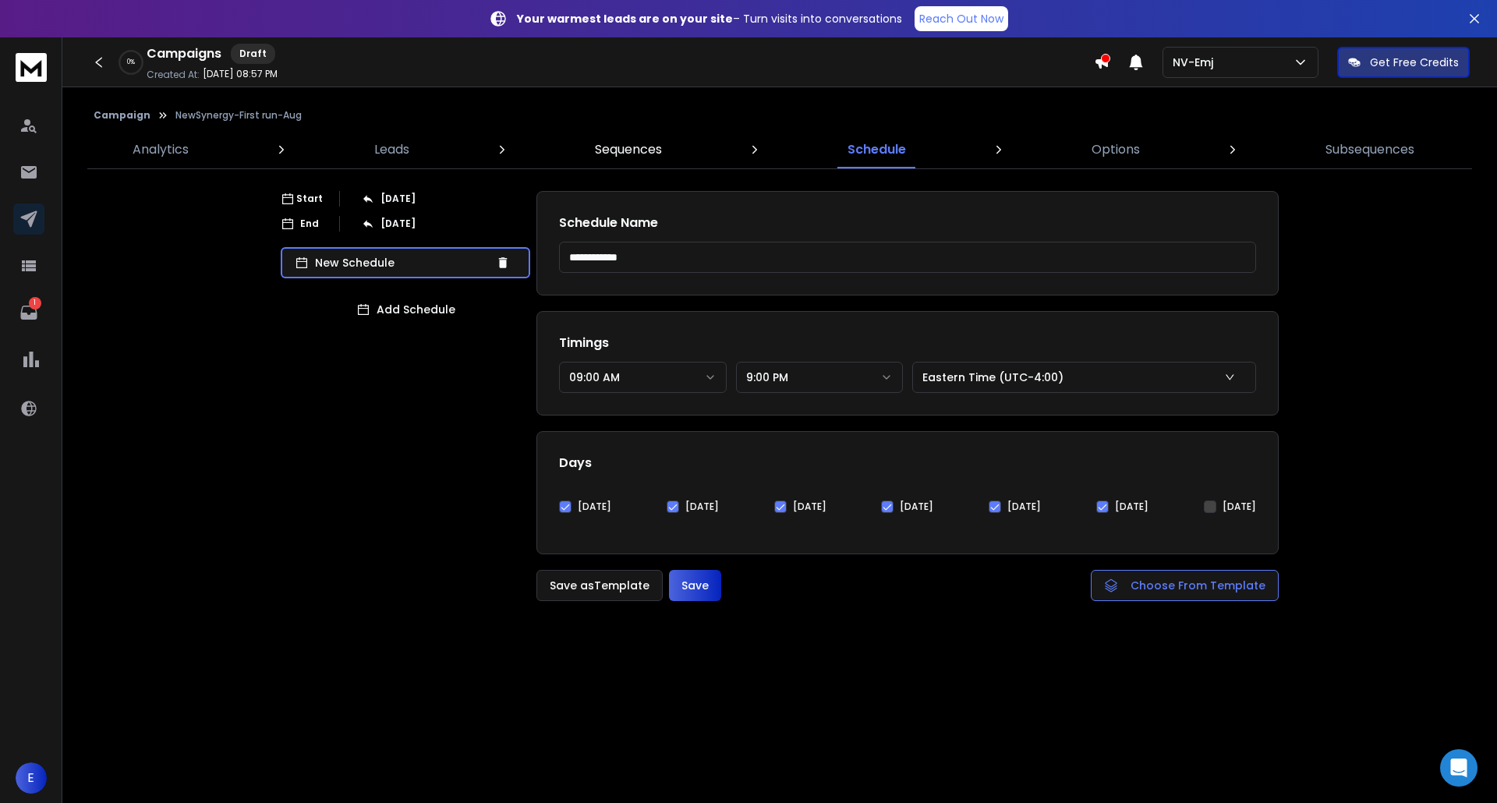
click at [644, 144] on p "Sequences" at bounding box center [628, 149] width 67 height 19
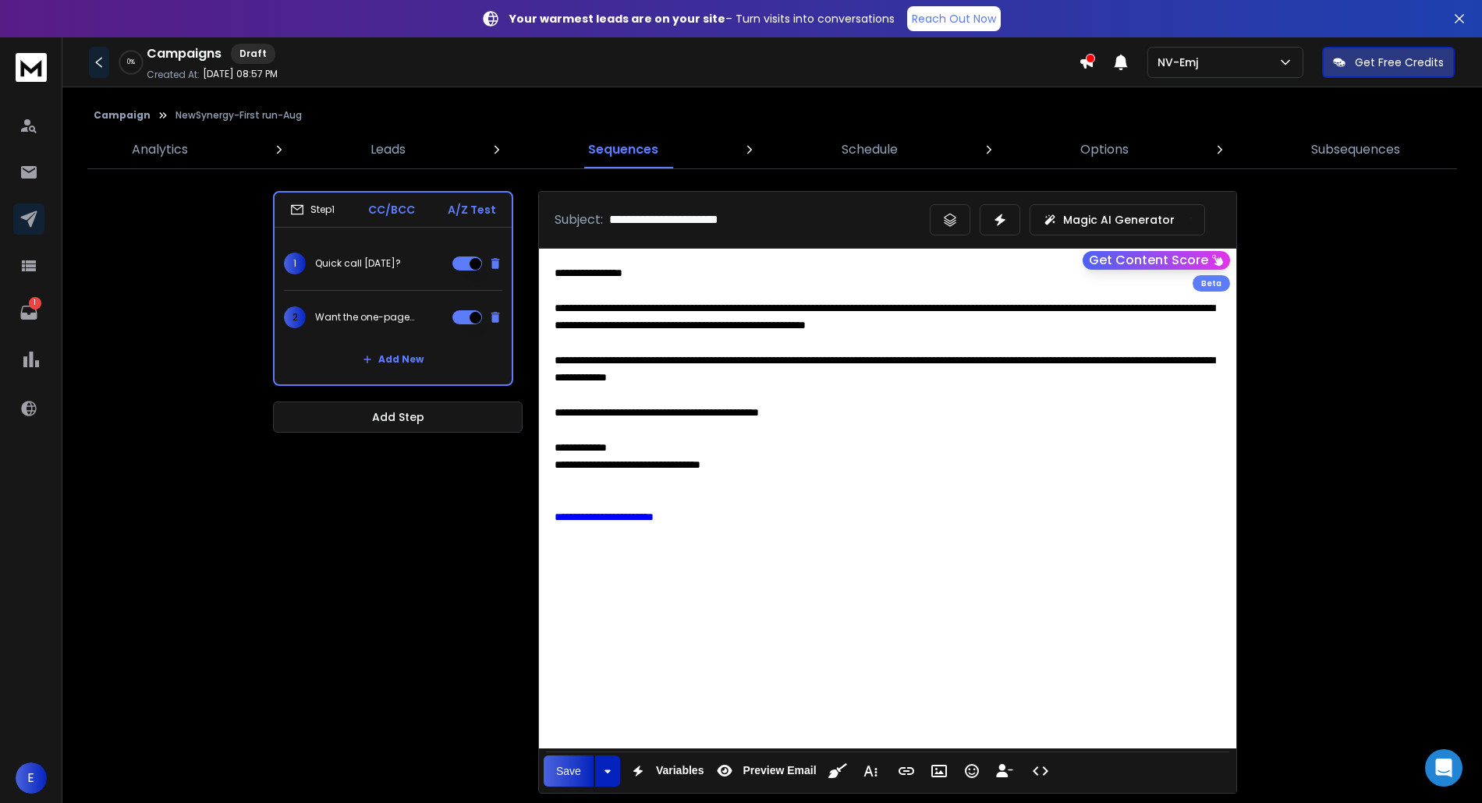
click at [98, 62] on icon at bounding box center [99, 62] width 14 height 14
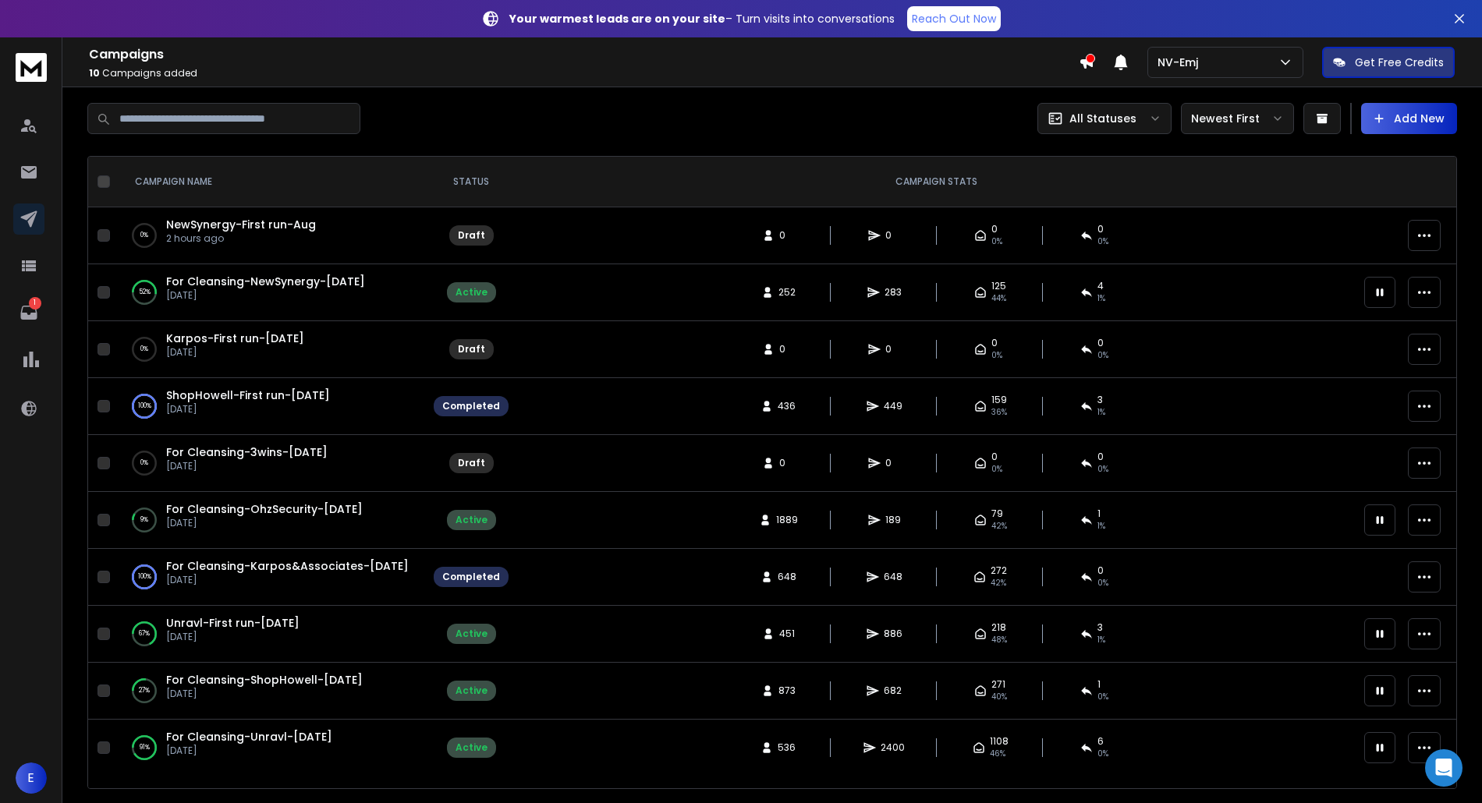
click at [556, 292] on div "252 283 125 44 % 4 1 %" at bounding box center [936, 292] width 818 height 25
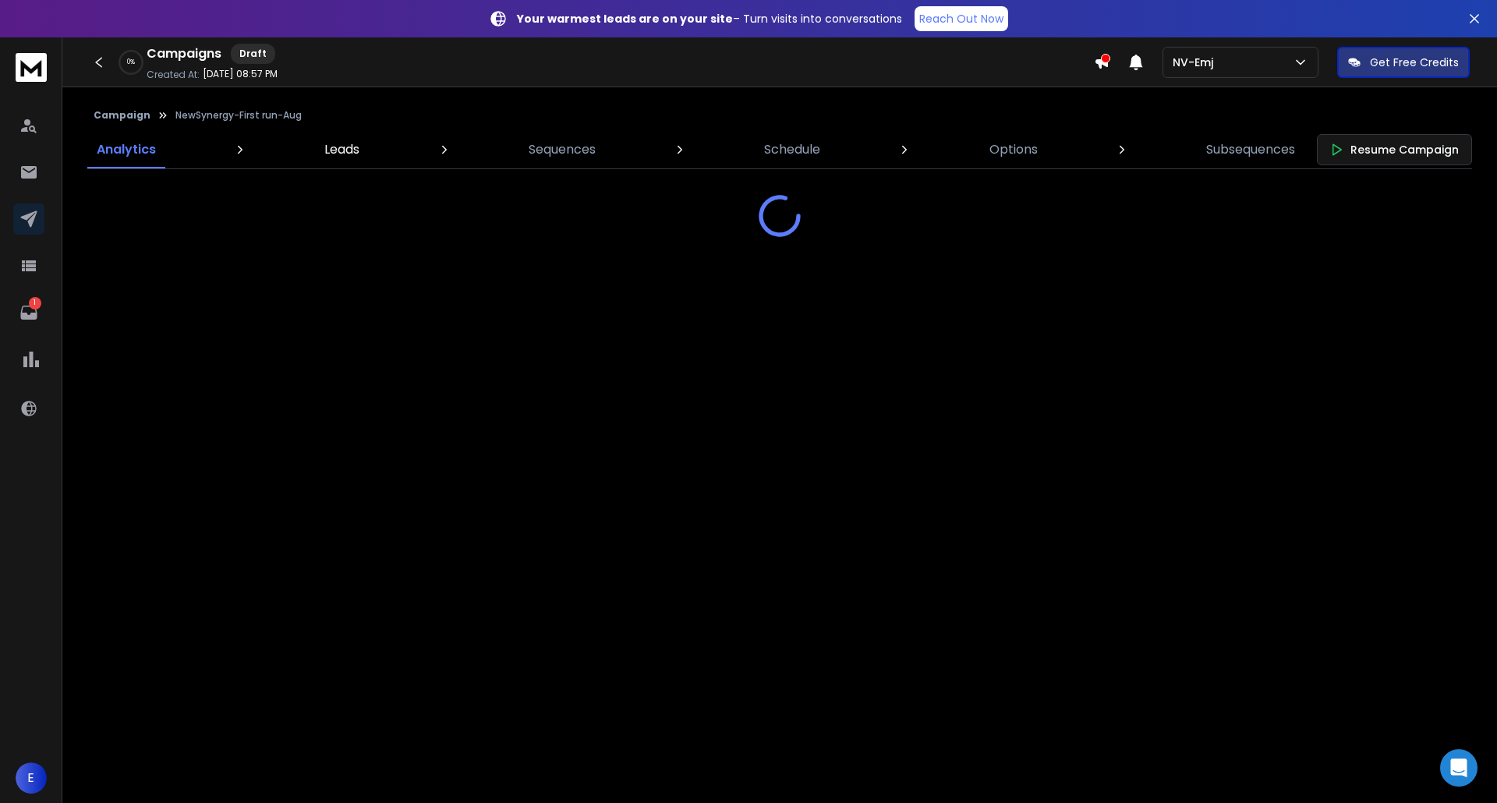
click at [359, 144] on p "Leads" at bounding box center [341, 149] width 35 height 19
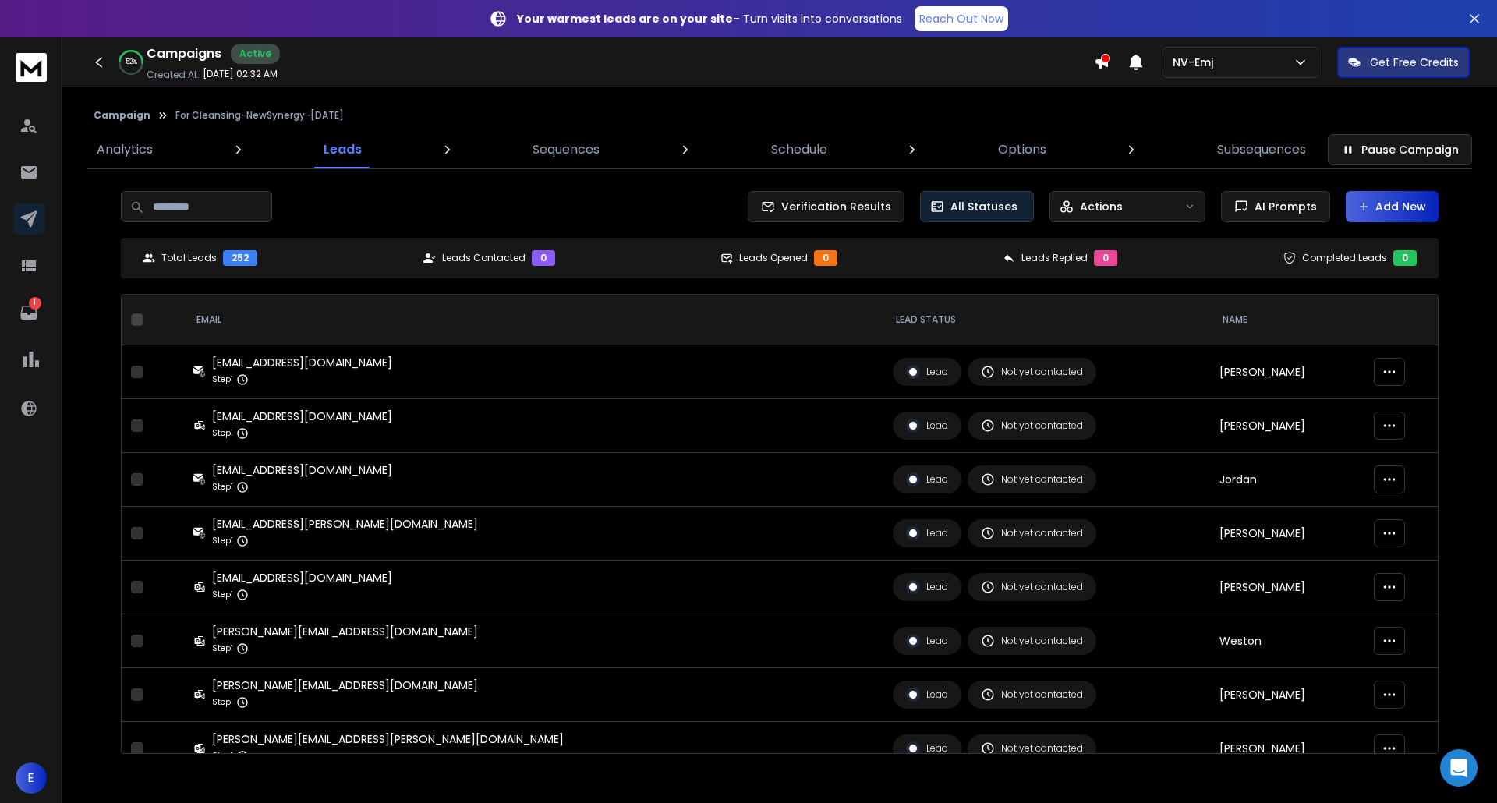
click at [990, 200] on p "All Statuses" at bounding box center [984, 207] width 67 height 16
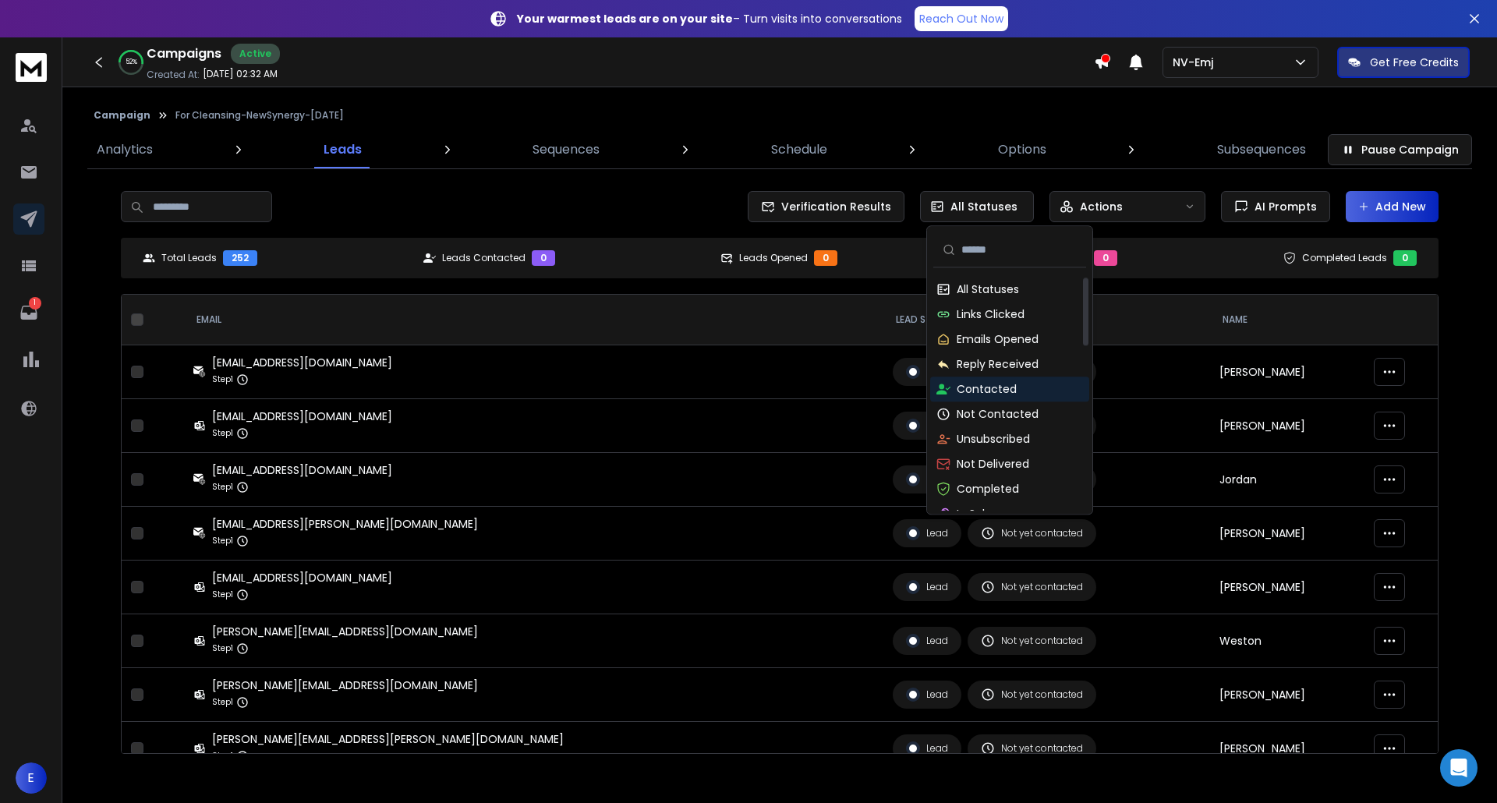
click at [997, 379] on div "Contacted" at bounding box center [1009, 389] width 159 height 25
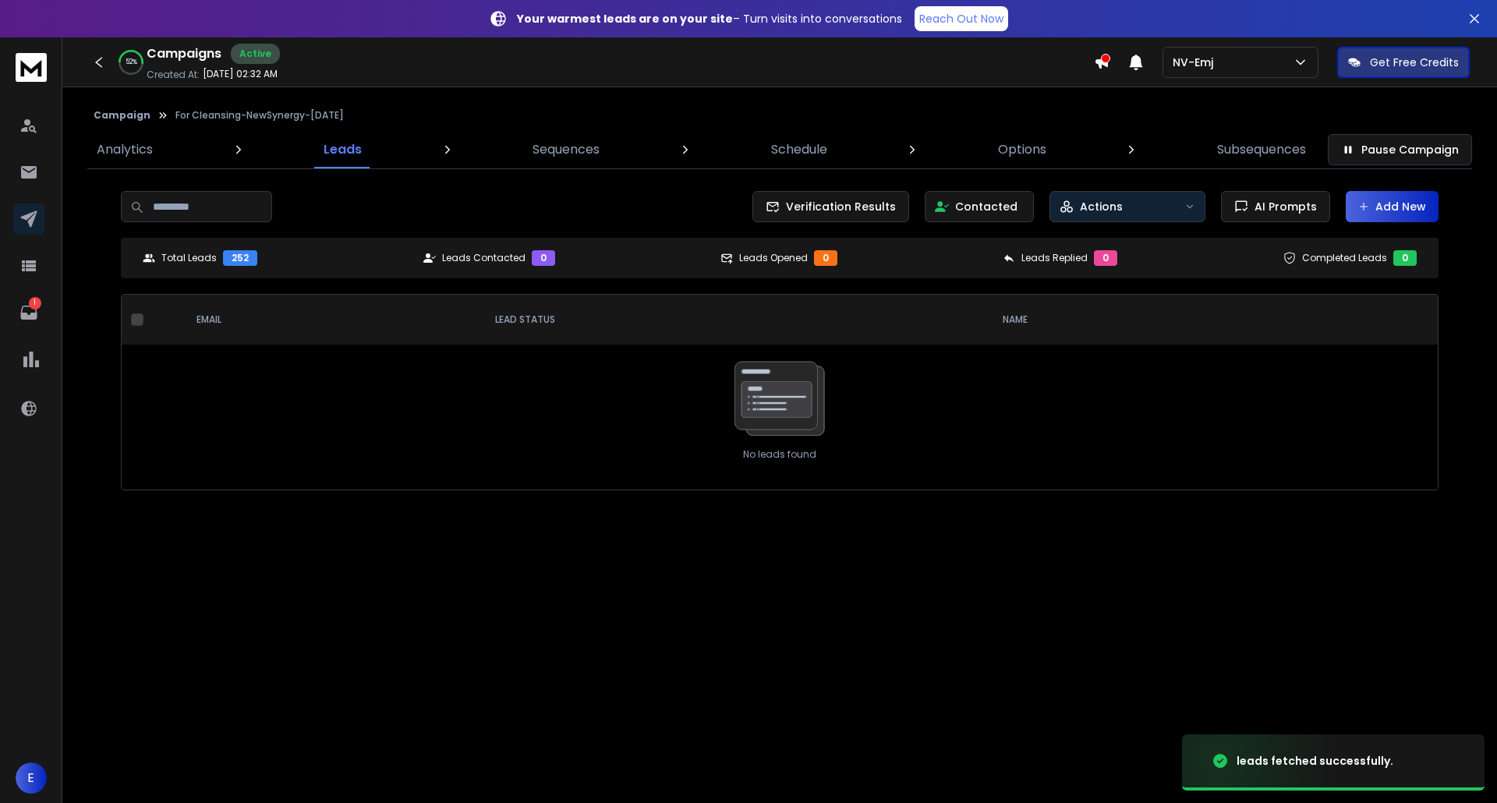
click at [1145, 203] on div "Actions" at bounding box center [1119, 207] width 119 height 16
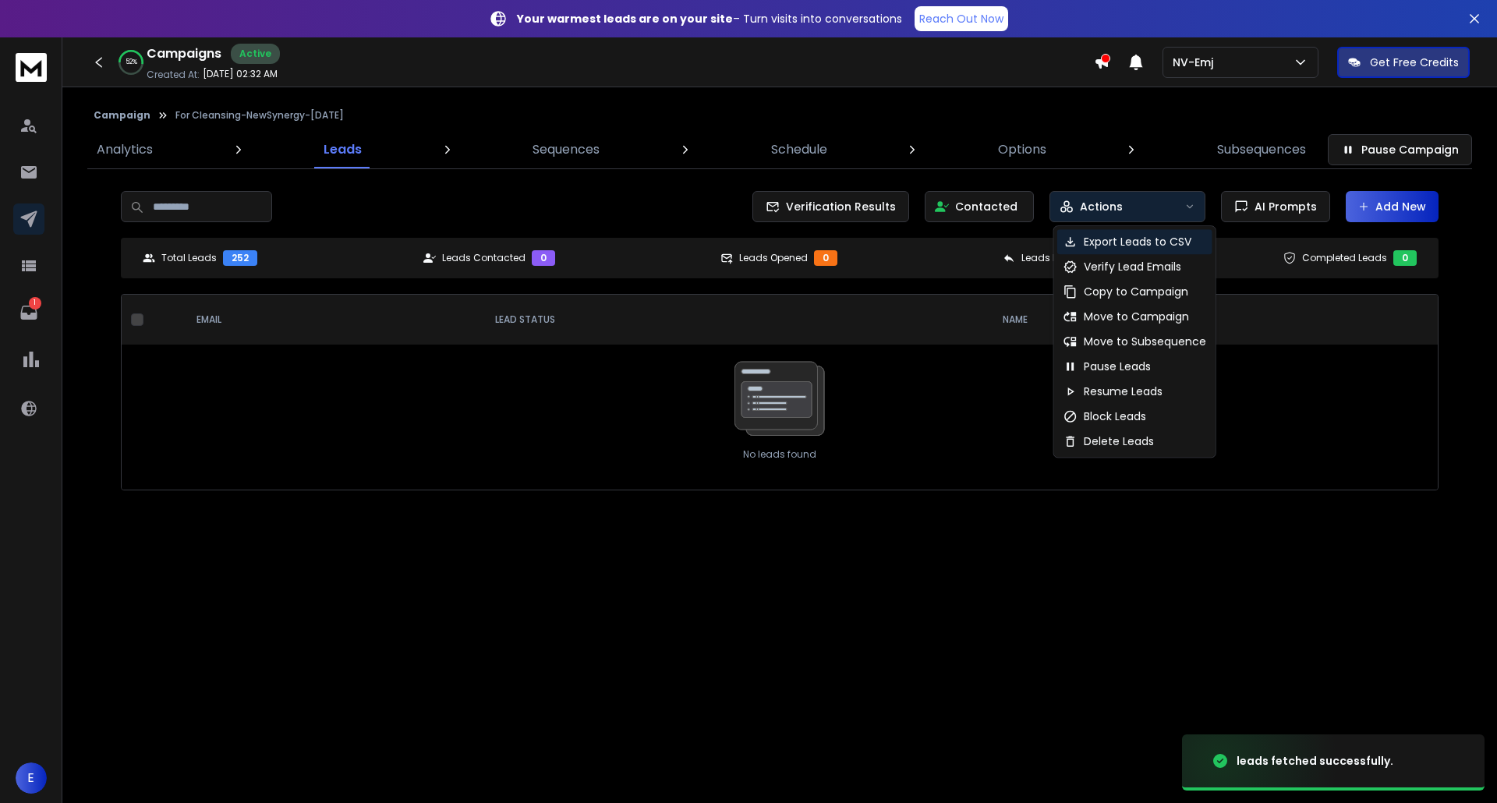
click at [1145, 203] on div "Actions" at bounding box center [1119, 207] width 119 height 16
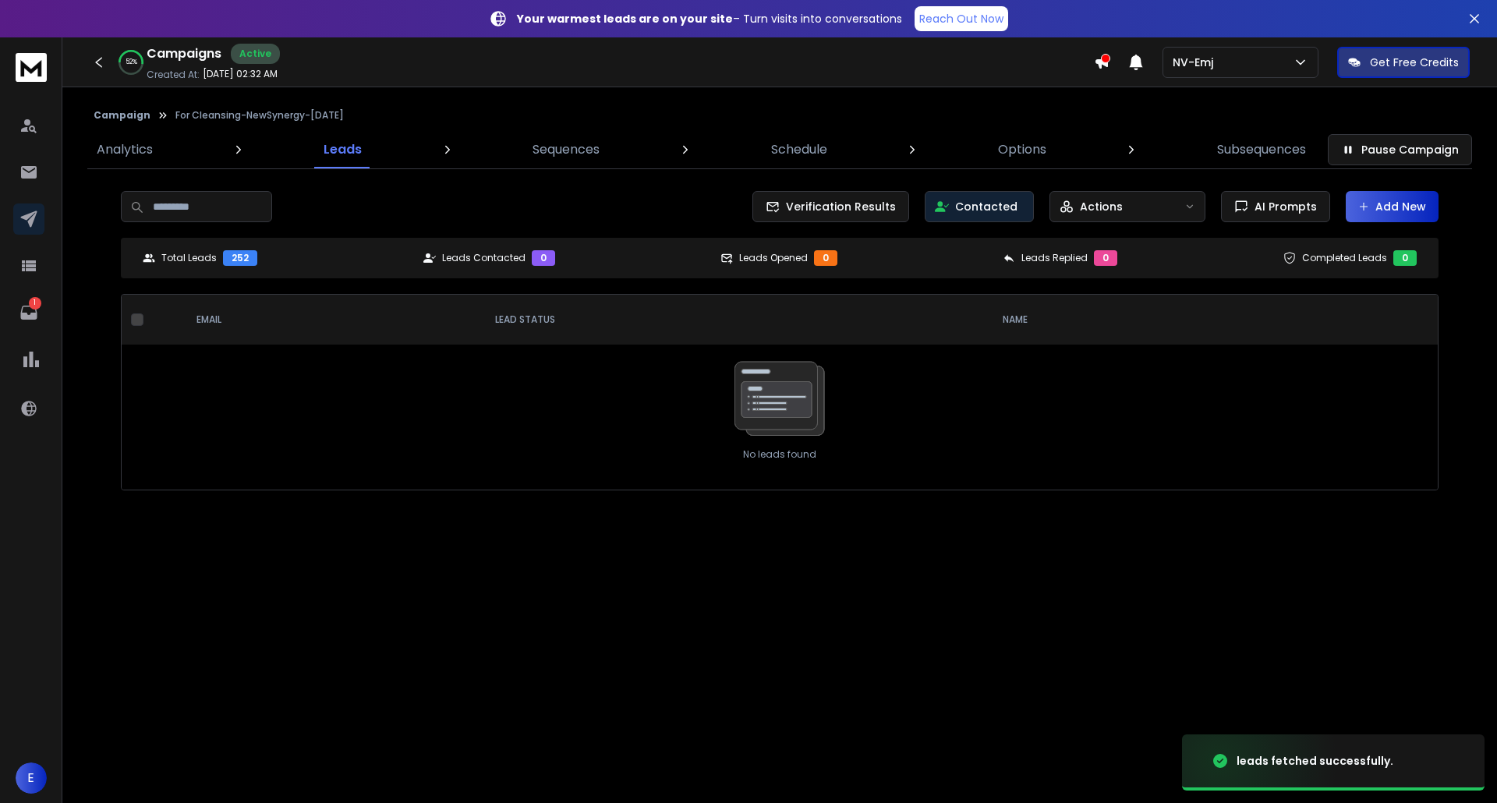
click at [978, 204] on p "Contacted" at bounding box center [986, 207] width 62 height 16
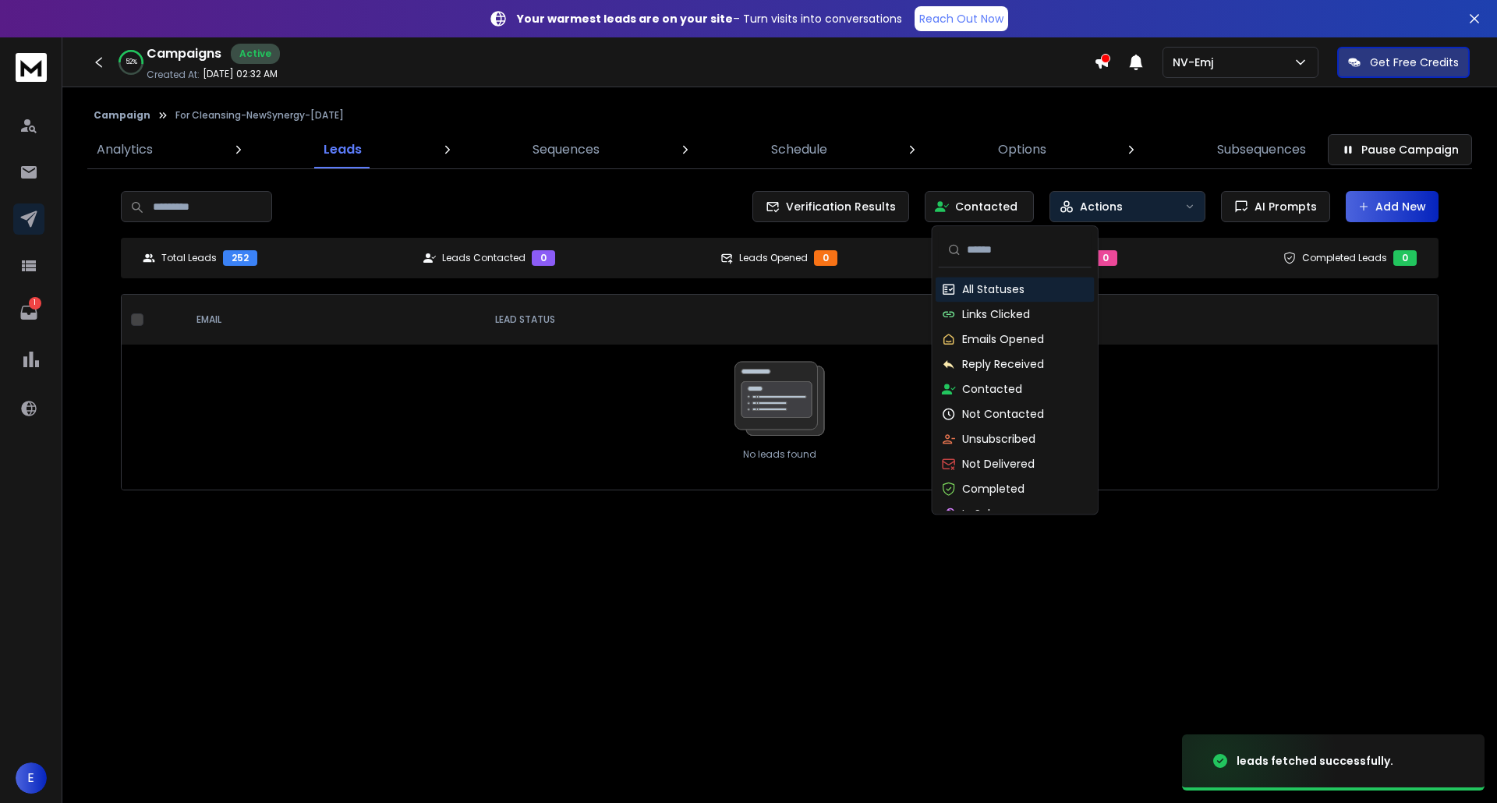
click at [1136, 204] on div "Actions" at bounding box center [1119, 207] width 119 height 16
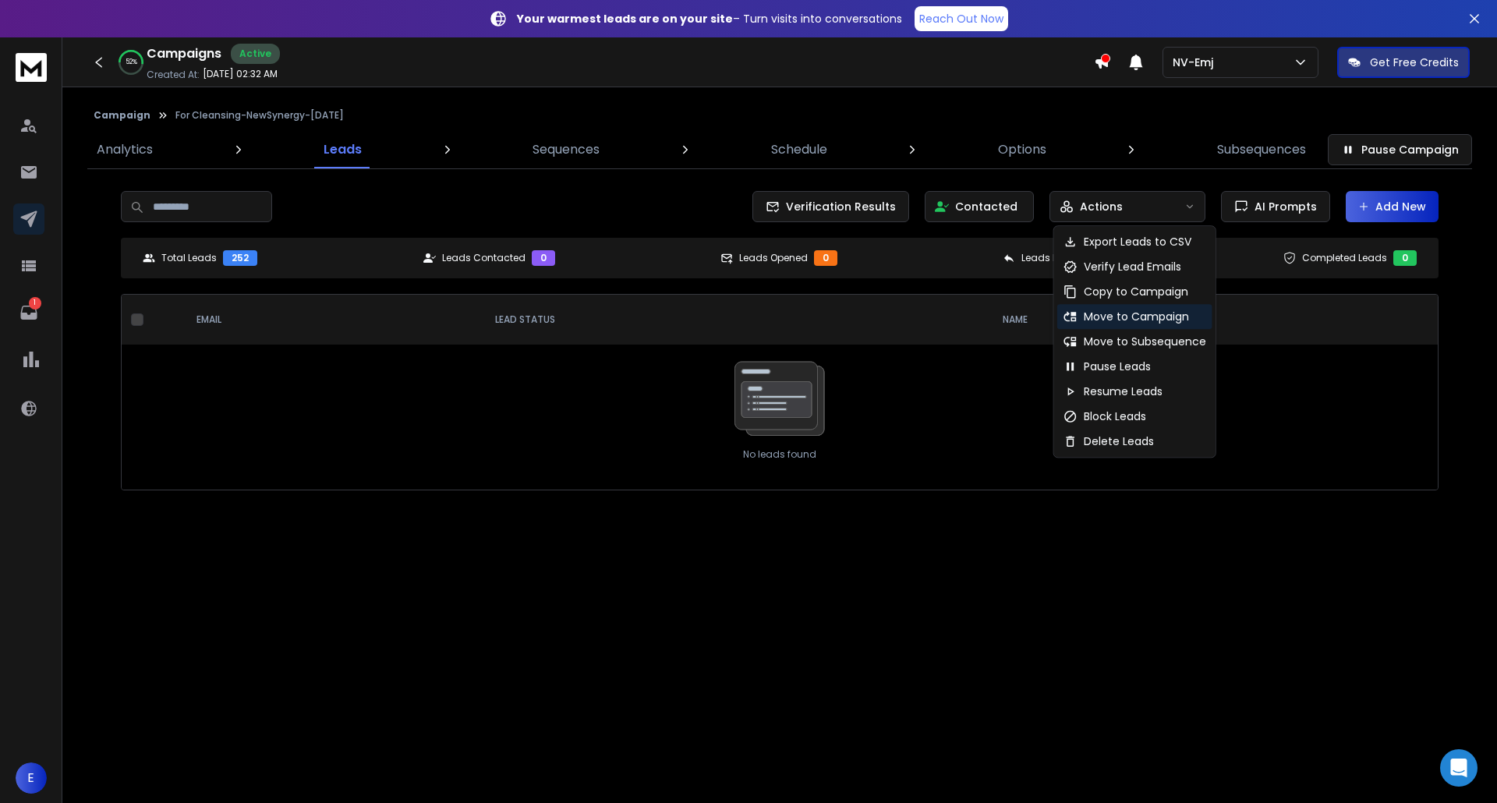
click at [1143, 318] on p "Move to Campaign" at bounding box center [1136, 317] width 105 height 16
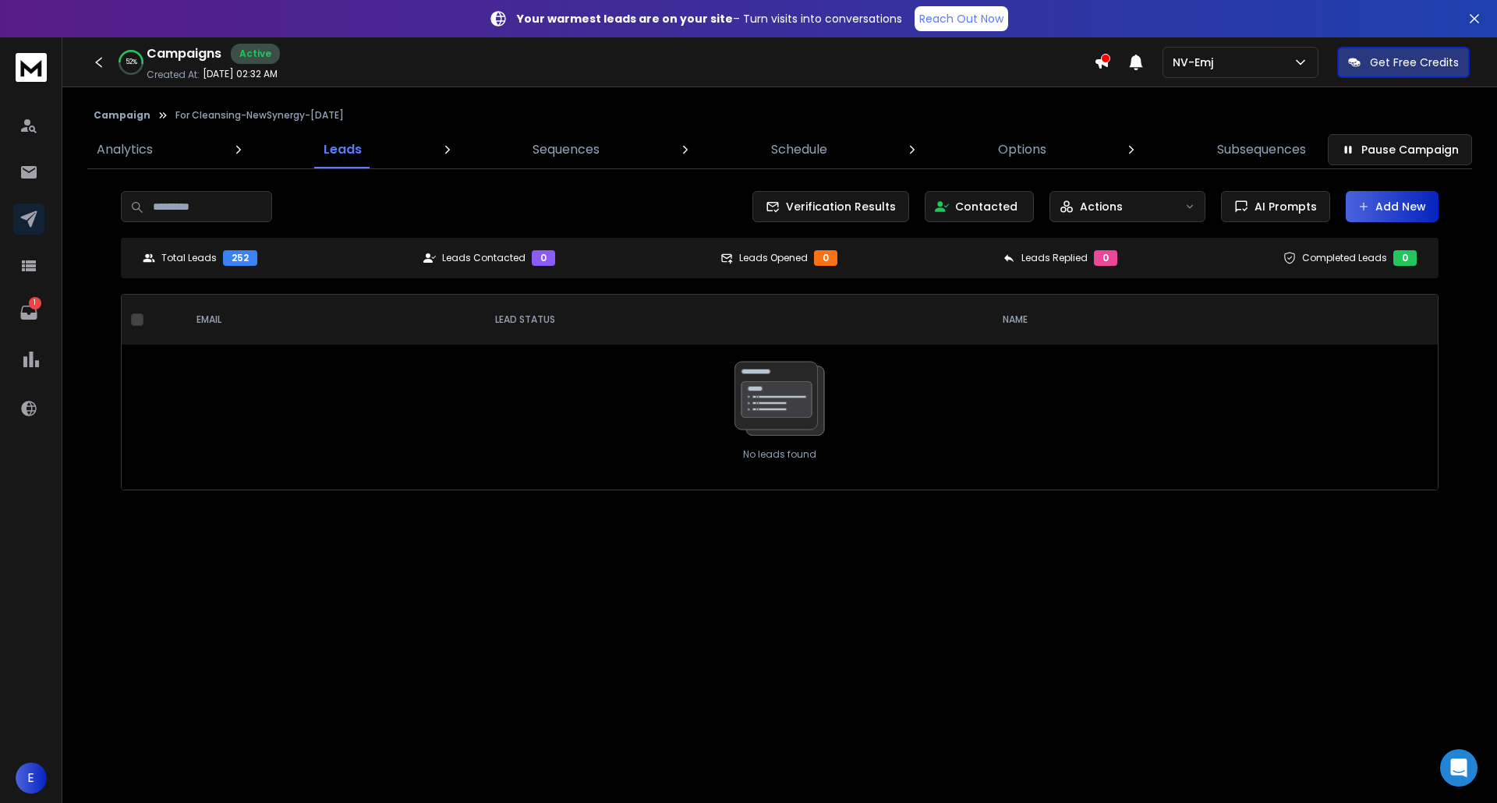
drag, startPoint x: 1012, startPoint y: 203, endPoint x: 1008, endPoint y: 222, distance: 19.9
click at [1011, 204] on p "Contacted" at bounding box center [986, 207] width 62 height 16
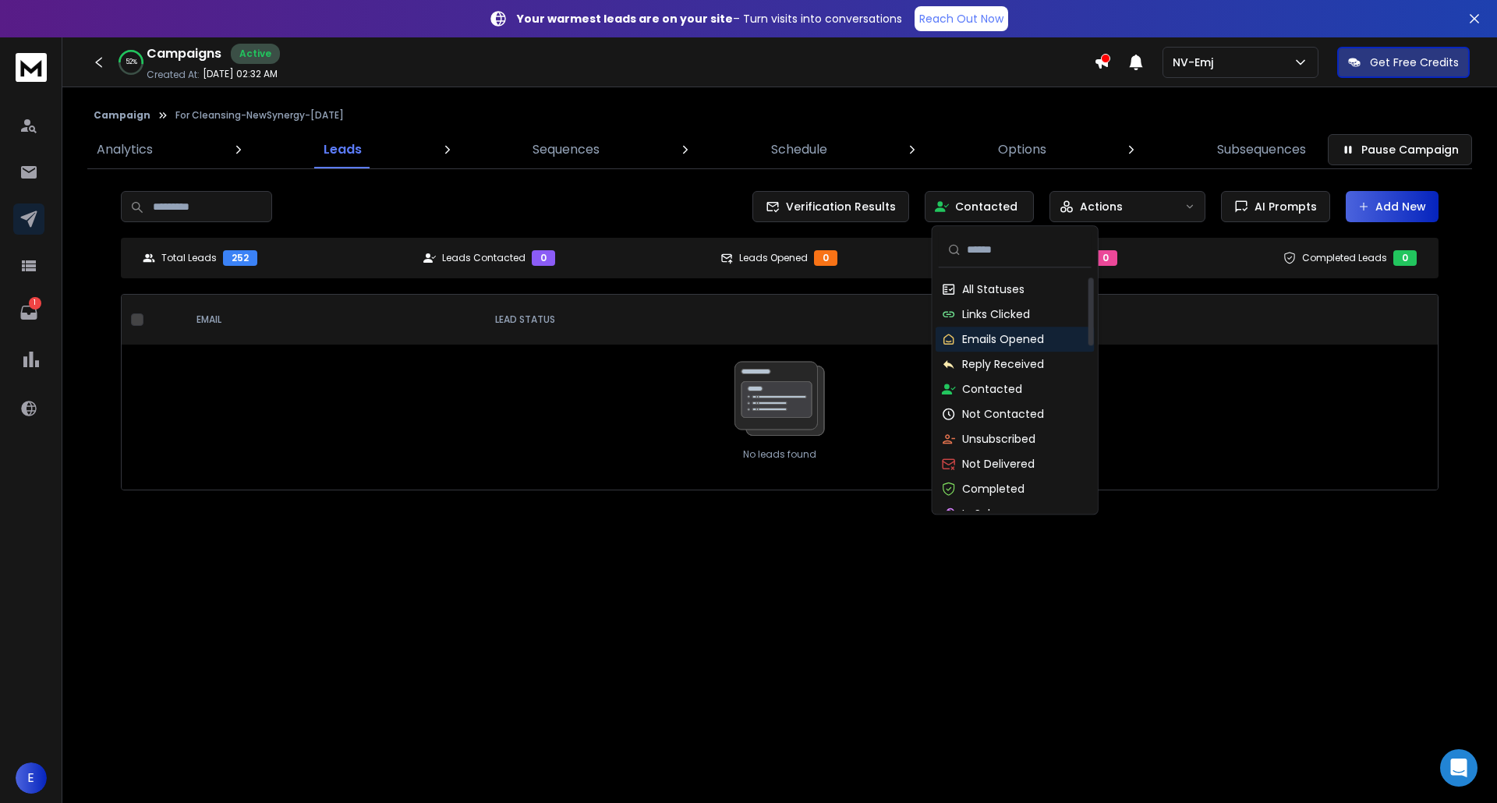
click at [994, 340] on p "Emails Opened" at bounding box center [1003, 339] width 82 height 16
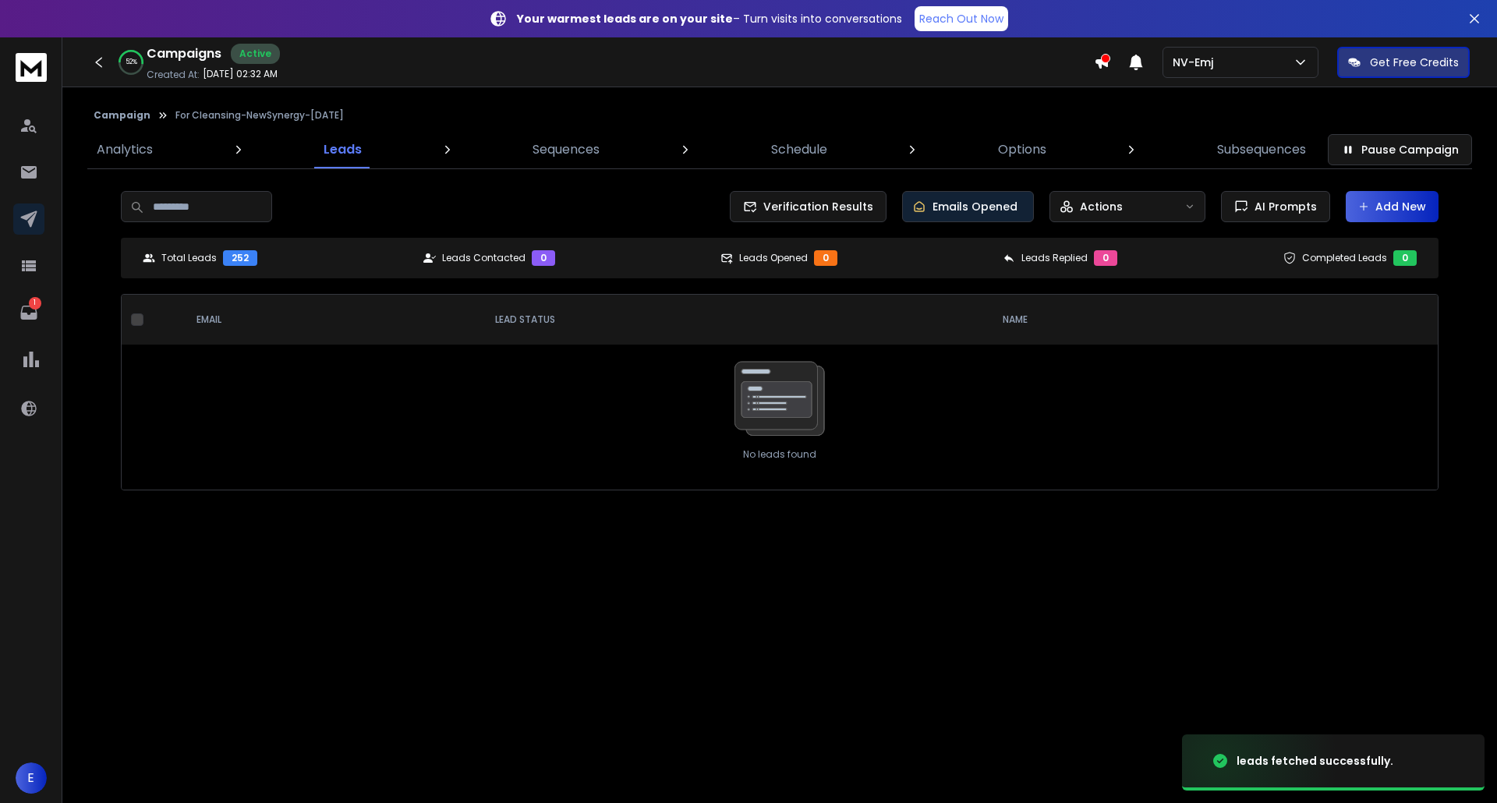
click at [969, 203] on p "Emails Opened" at bounding box center [975, 207] width 85 height 16
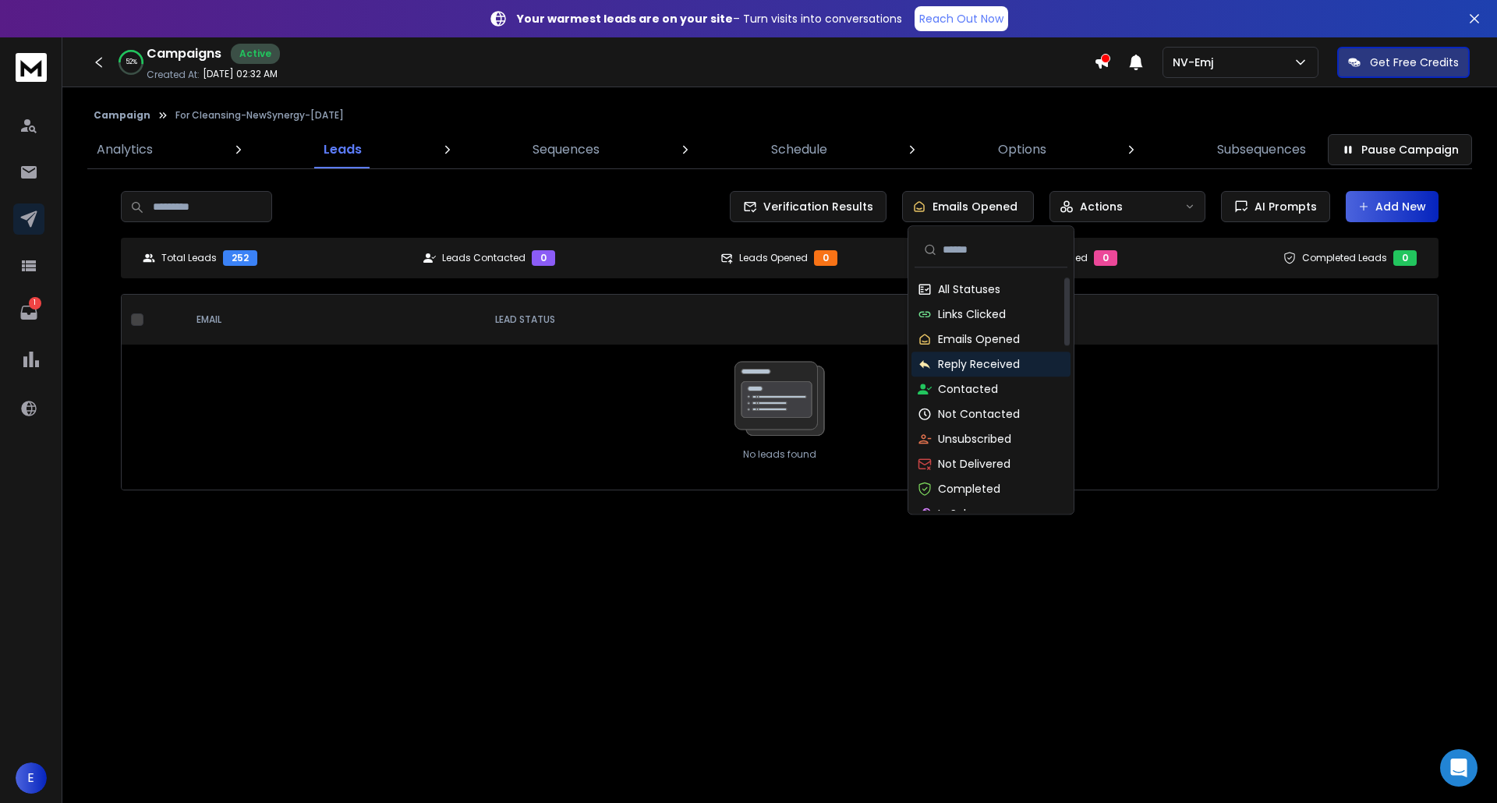
click at [1008, 366] on p "Reply Received" at bounding box center [979, 364] width 82 height 16
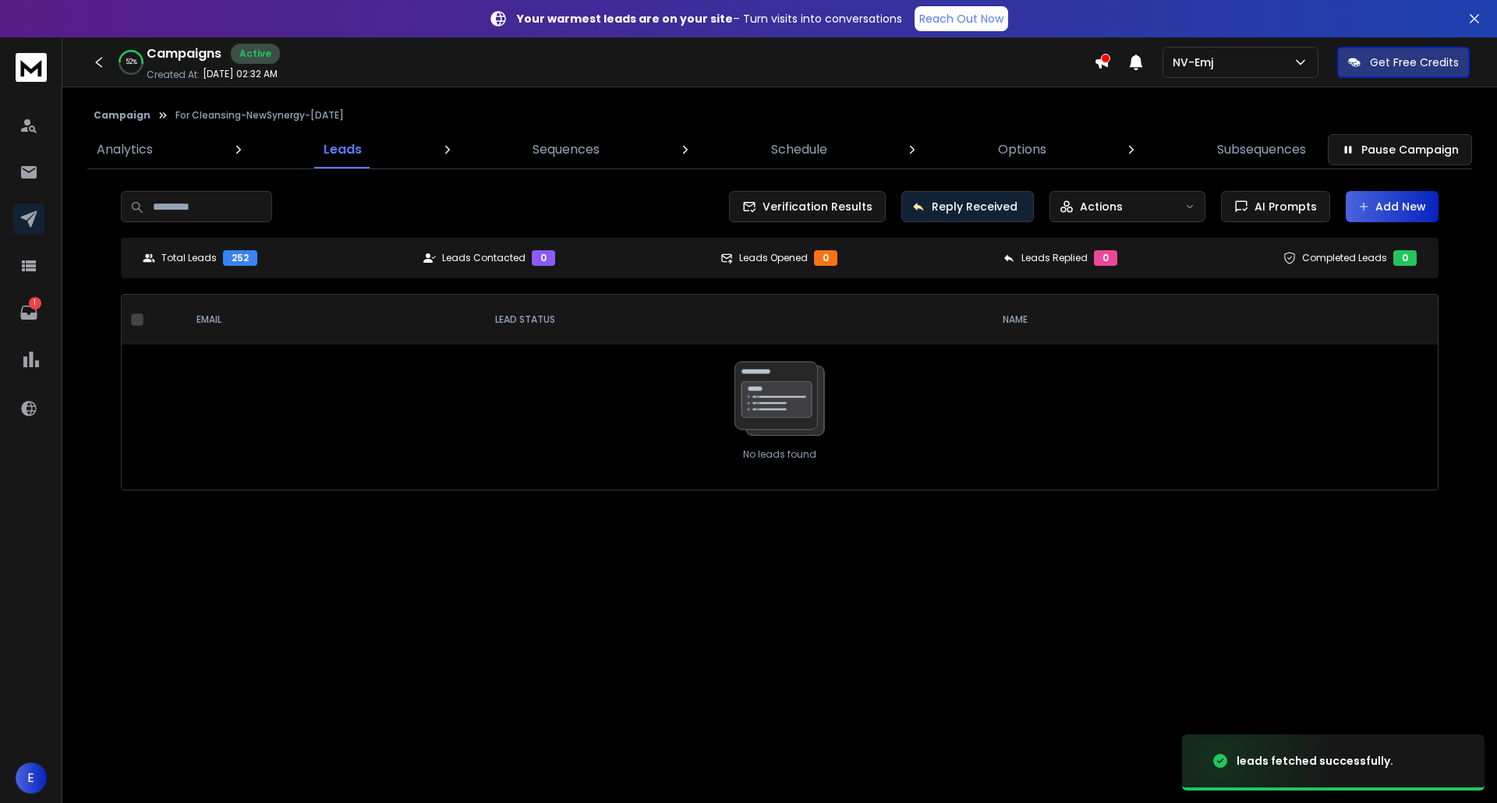
click at [980, 206] on p "Reply Received" at bounding box center [975, 207] width 86 height 16
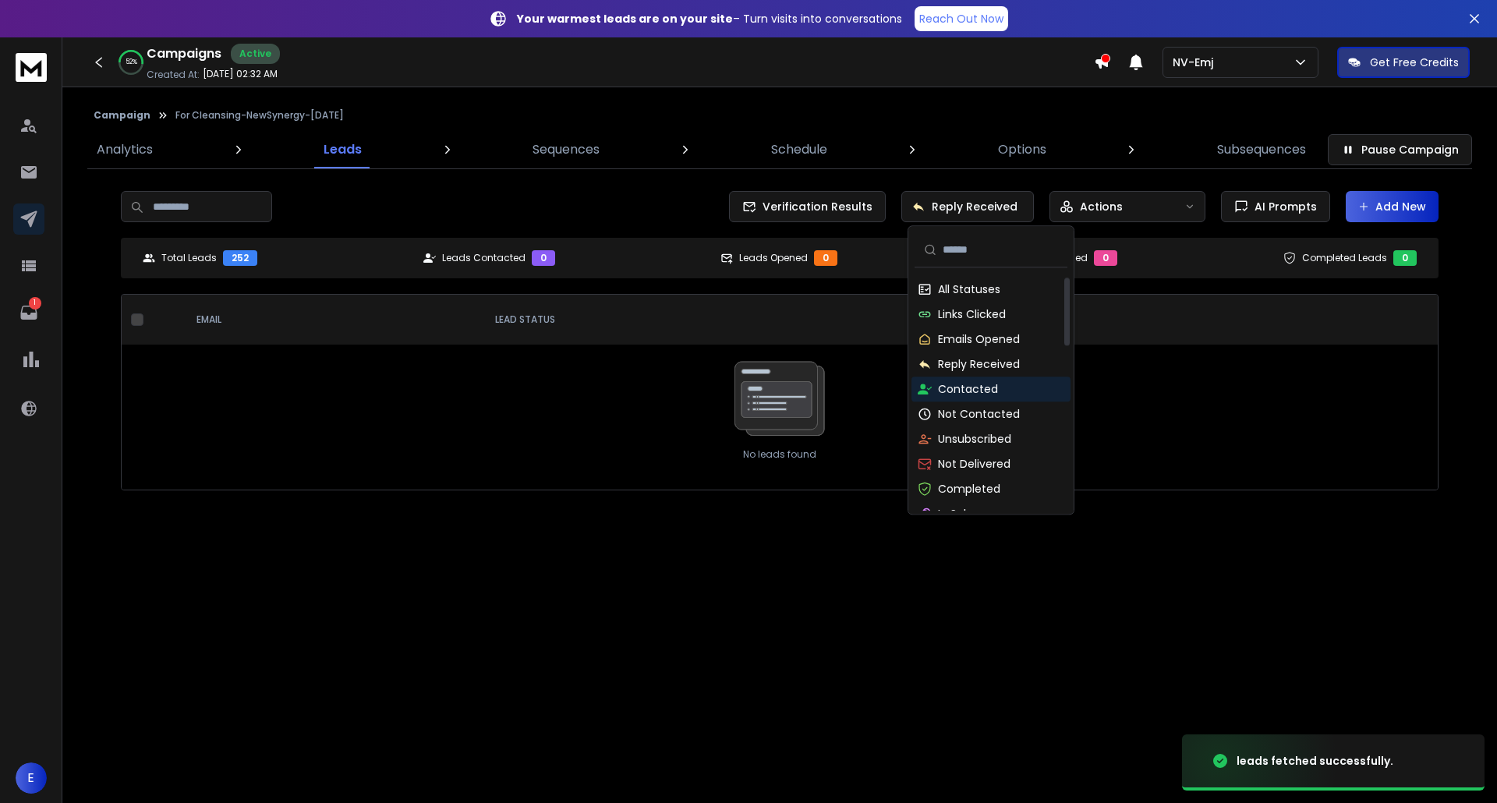
click at [973, 388] on p "Contacted" at bounding box center [968, 389] width 60 height 16
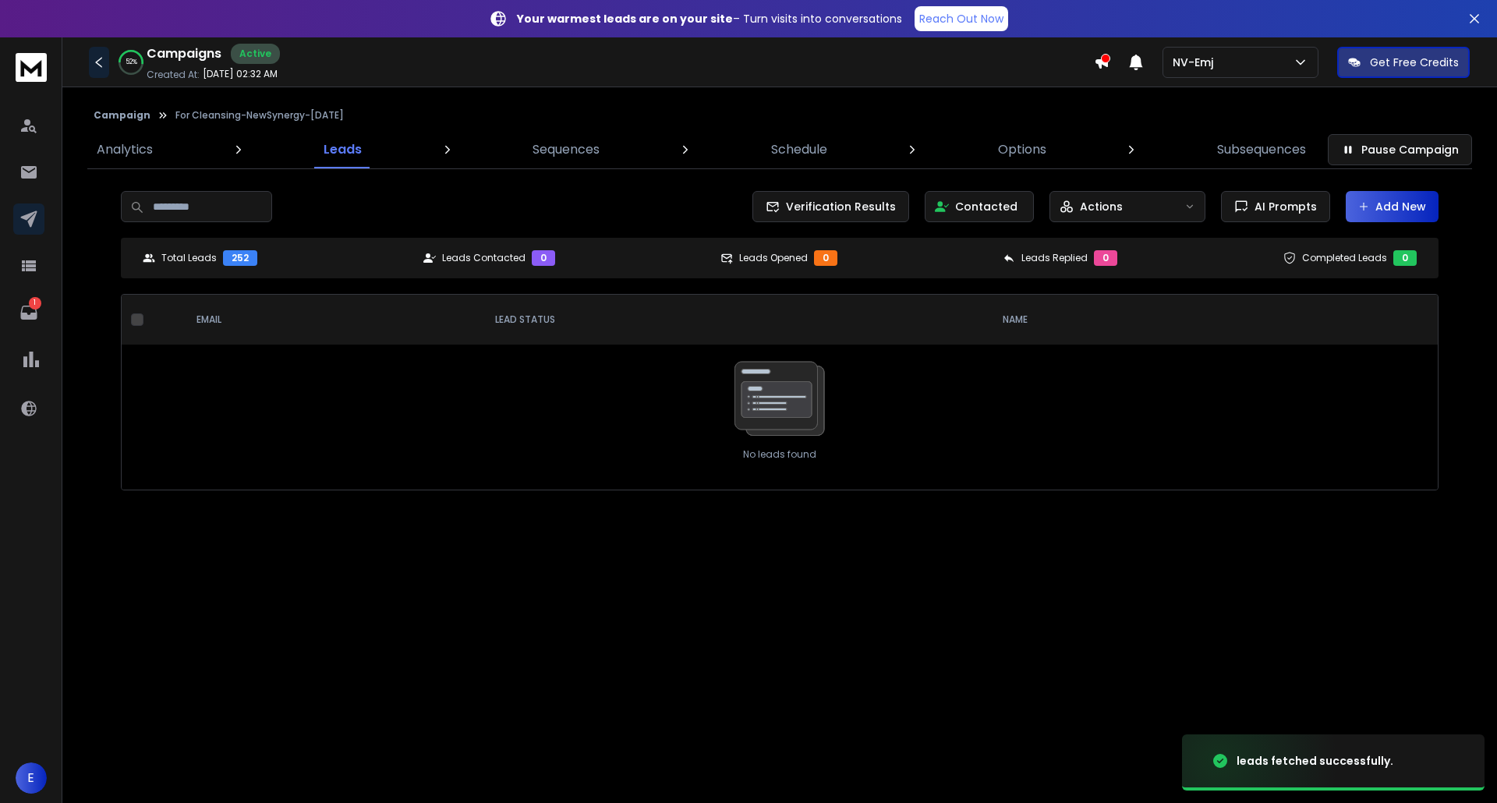
drag, startPoint x: 98, startPoint y: 64, endPoint x: 106, endPoint y: 86, distance: 23.2
click at [100, 64] on icon at bounding box center [98, 62] width 6 height 10
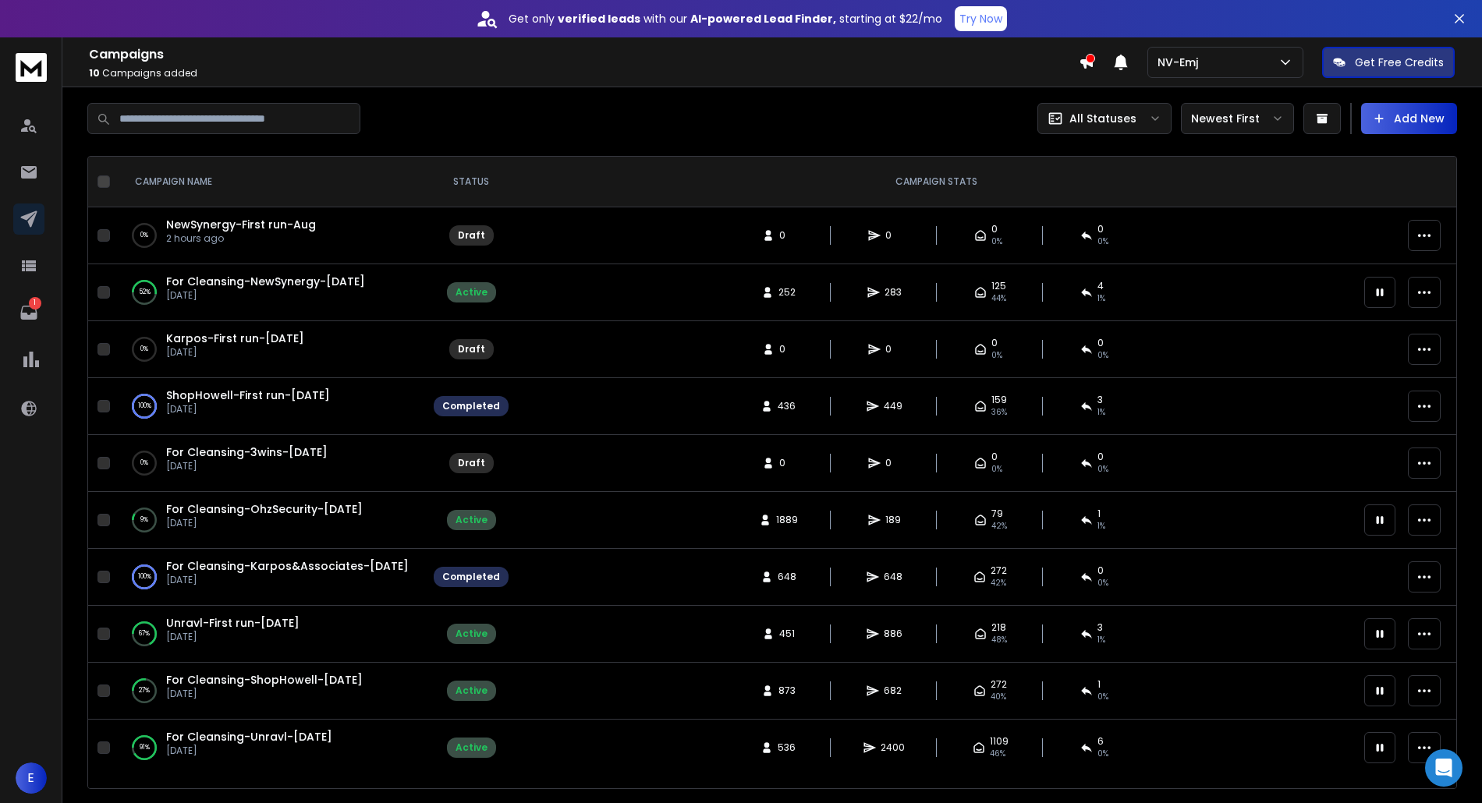
click at [288, 238] on p "2 hours ago" at bounding box center [241, 238] width 150 height 12
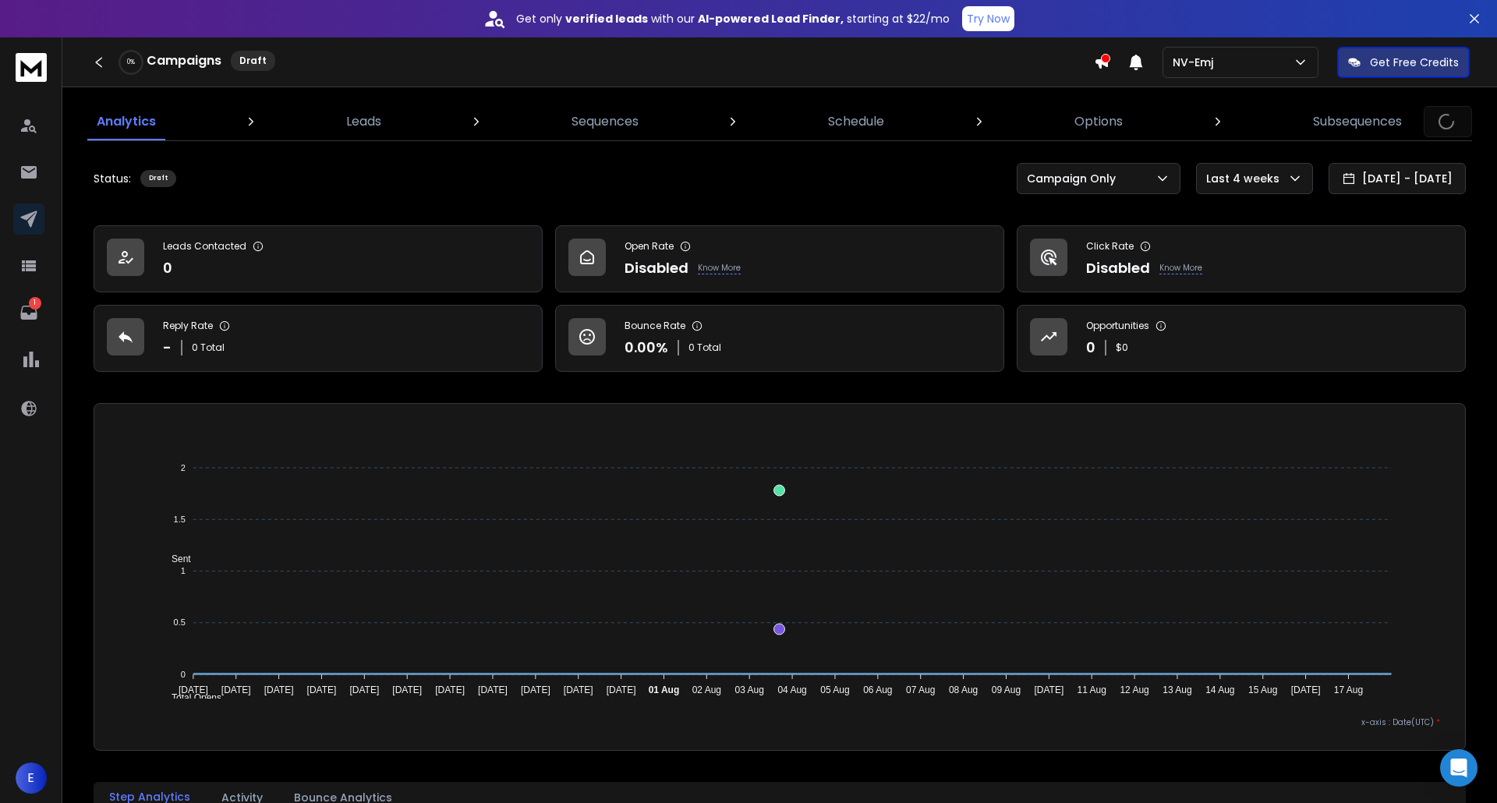
click at [388, 128] on div "Analytics Leads Sequences Schedule Options Subsequences" at bounding box center [749, 121] width 1324 height 37
click at [363, 123] on p "Leads" at bounding box center [360, 121] width 35 height 19
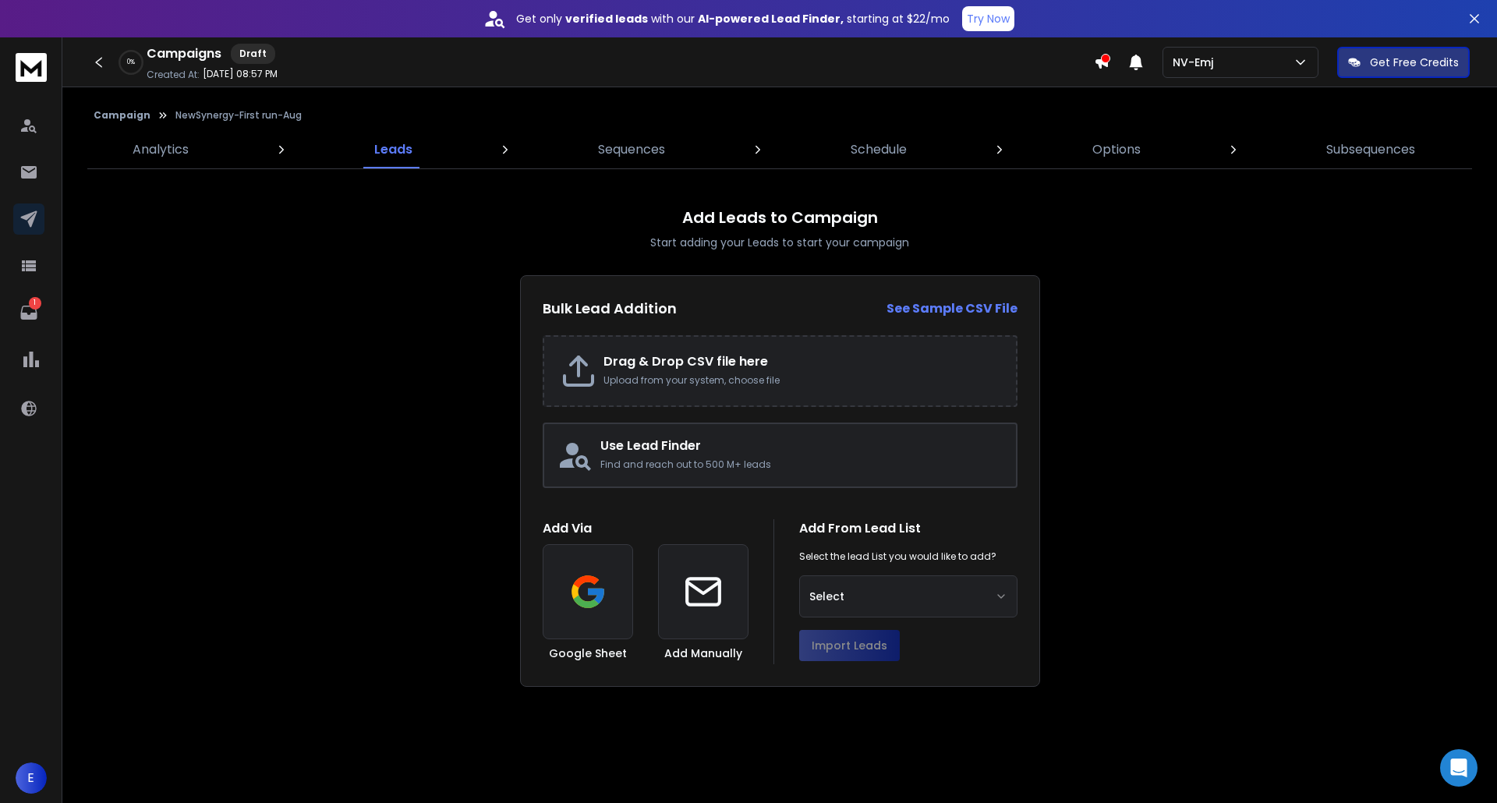
click at [582, 132] on div "Analytics Leads Sequences Schedule Options Subsequences" at bounding box center [773, 149] width 1373 height 37
click at [619, 145] on p "Sequences" at bounding box center [631, 149] width 67 height 19
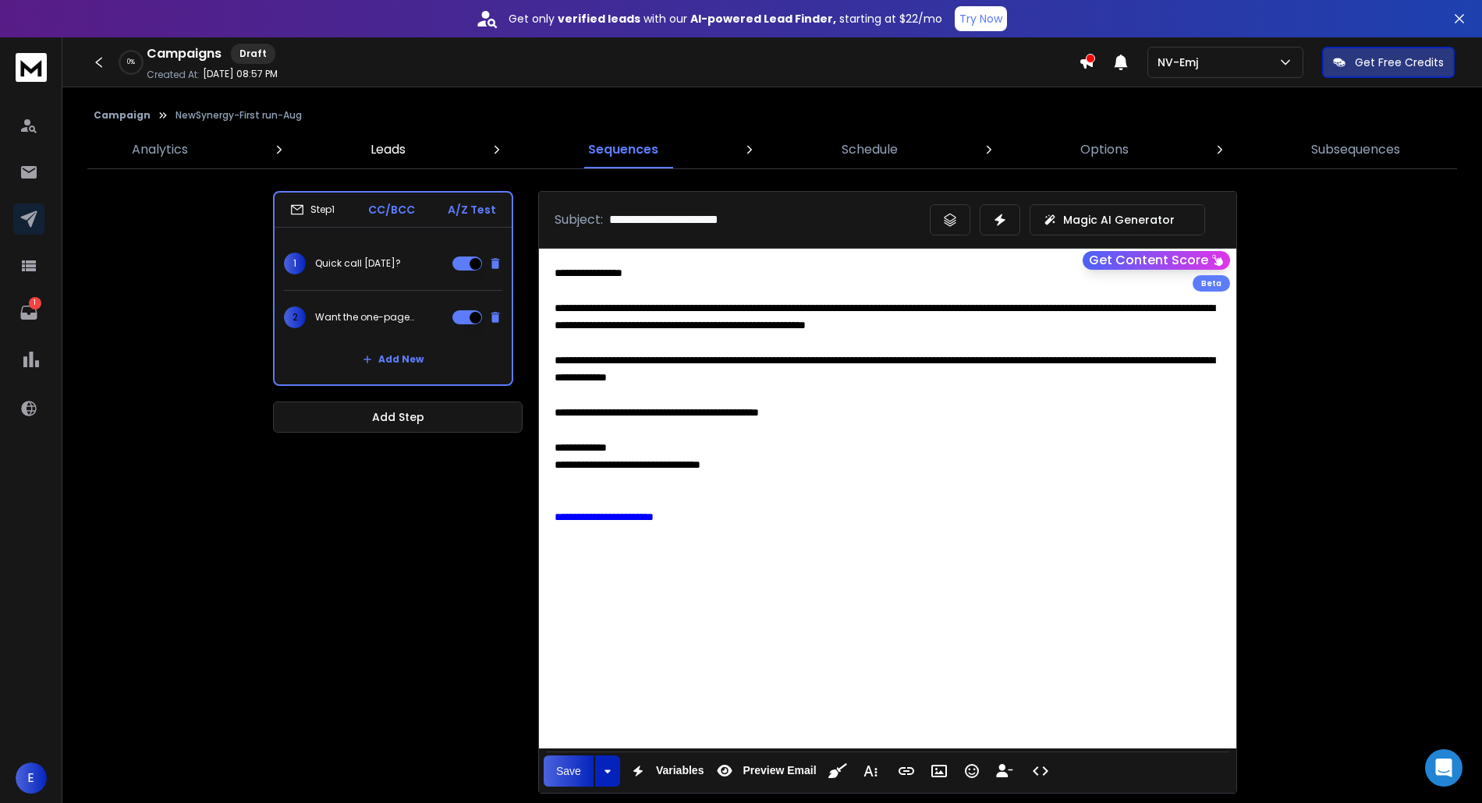
click at [394, 153] on p "Leads" at bounding box center [387, 149] width 35 height 19
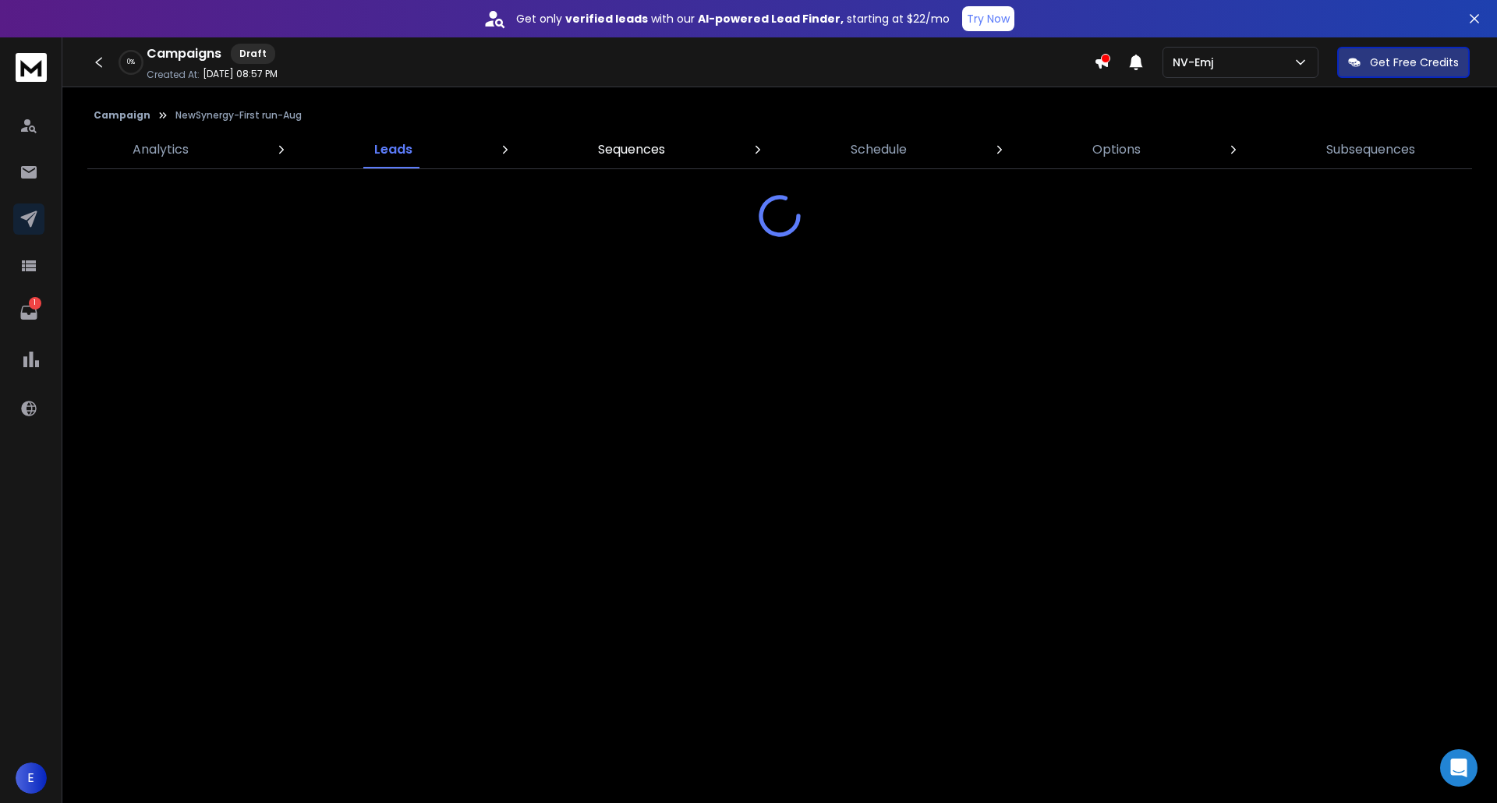
click at [658, 147] on p "Sequences" at bounding box center [631, 149] width 67 height 19
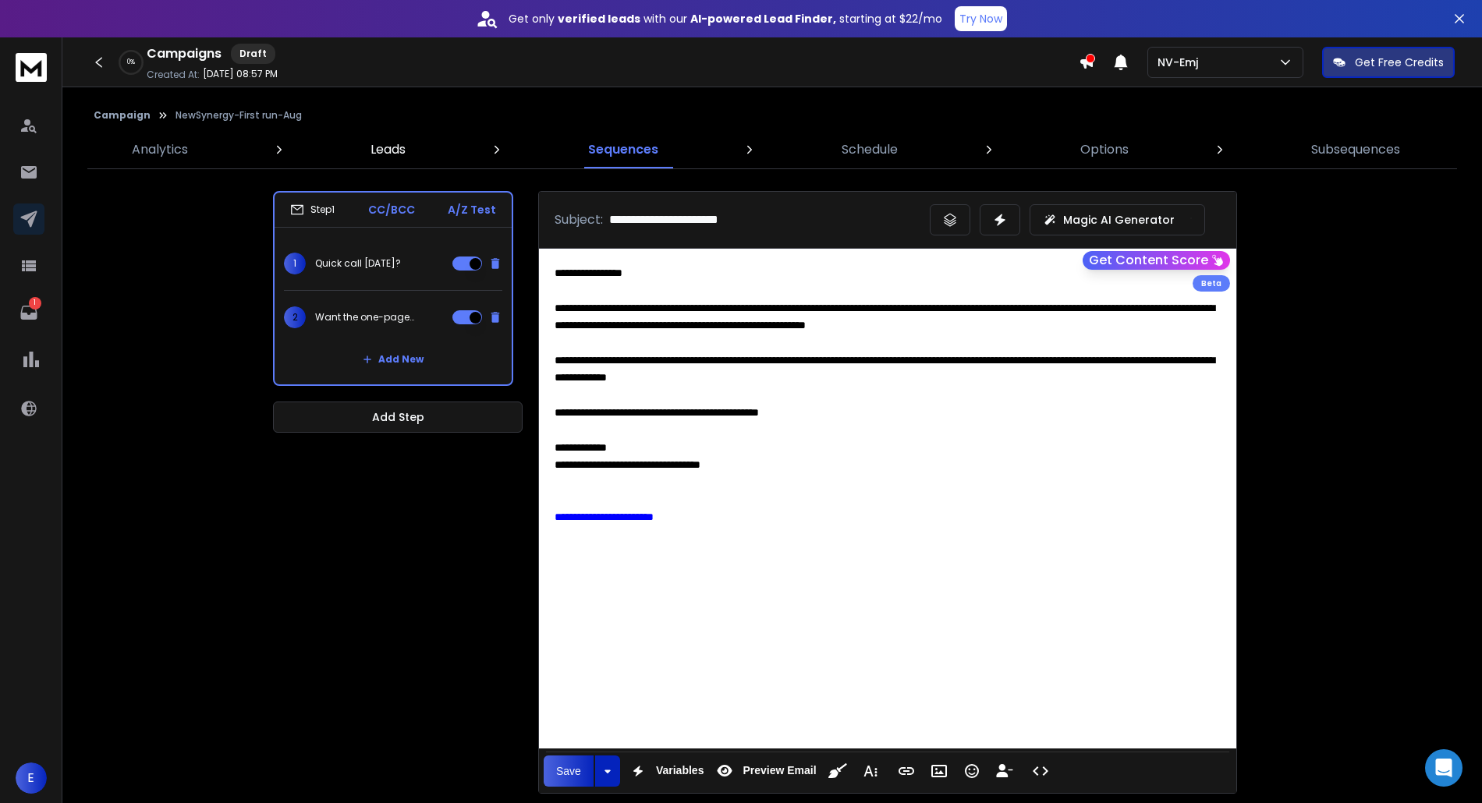
click at [388, 145] on p "Leads" at bounding box center [387, 149] width 35 height 19
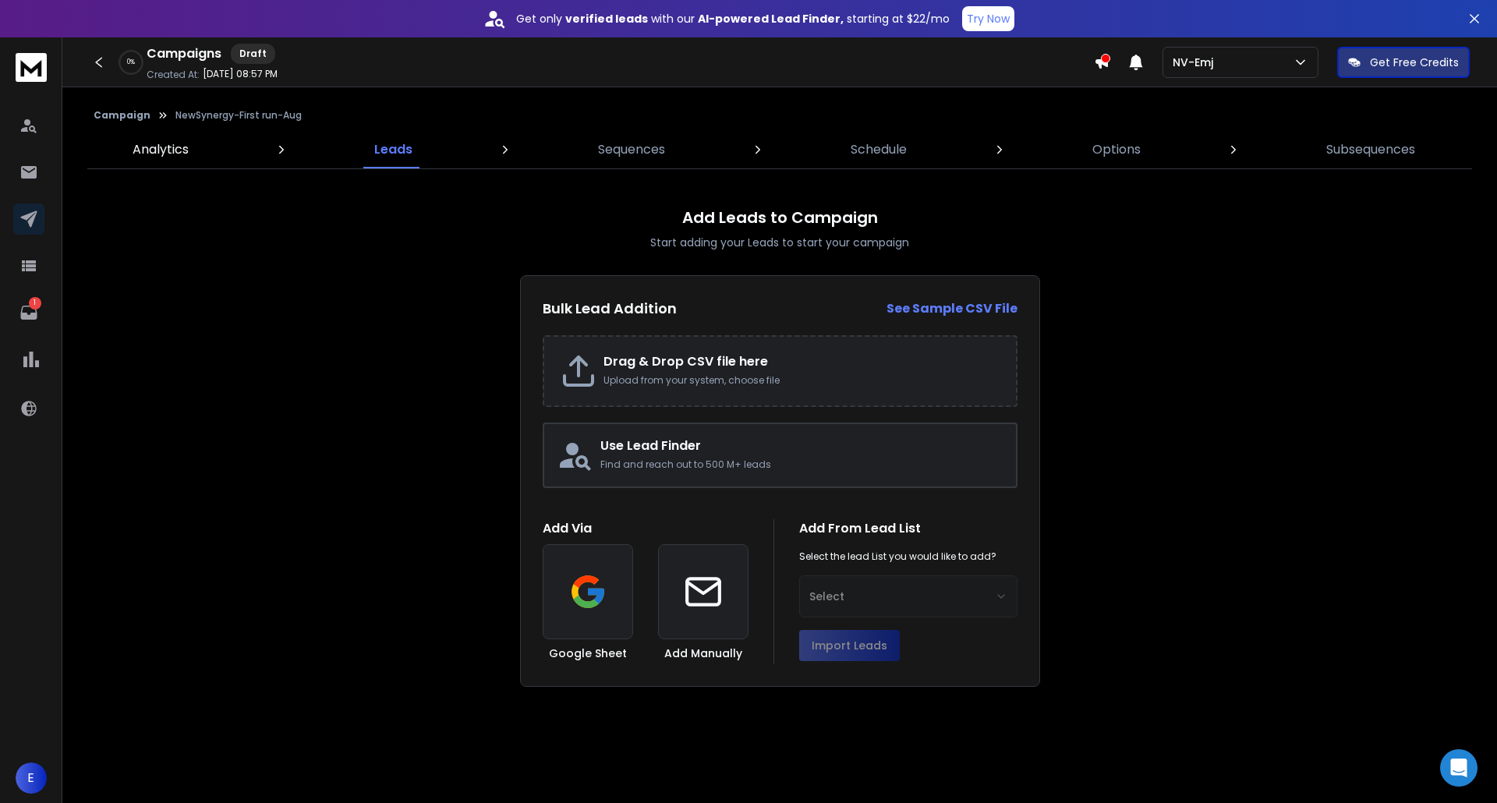
click at [176, 145] on p "Analytics" at bounding box center [161, 149] width 56 height 19
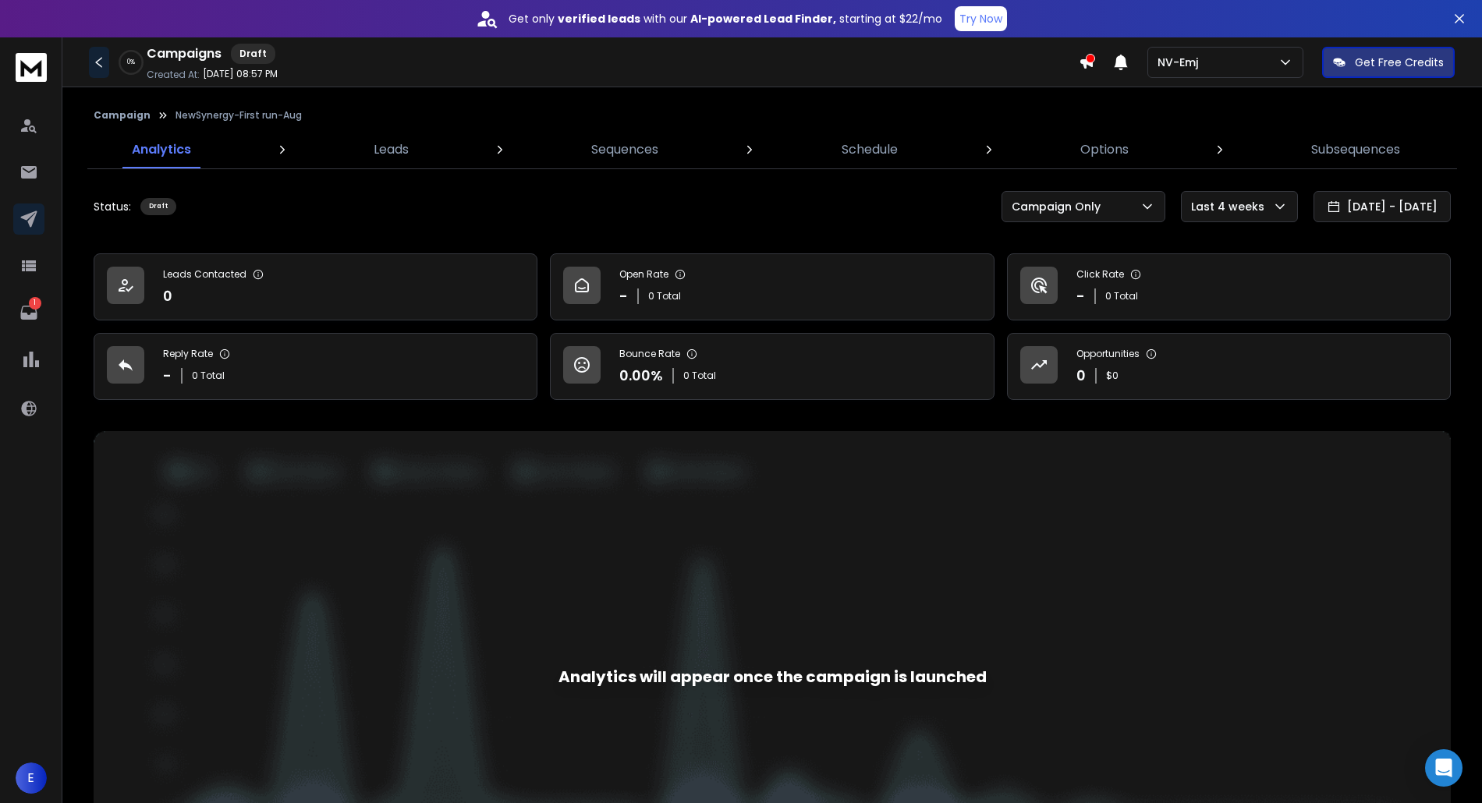
click at [89, 66] on button at bounding box center [99, 62] width 20 height 31
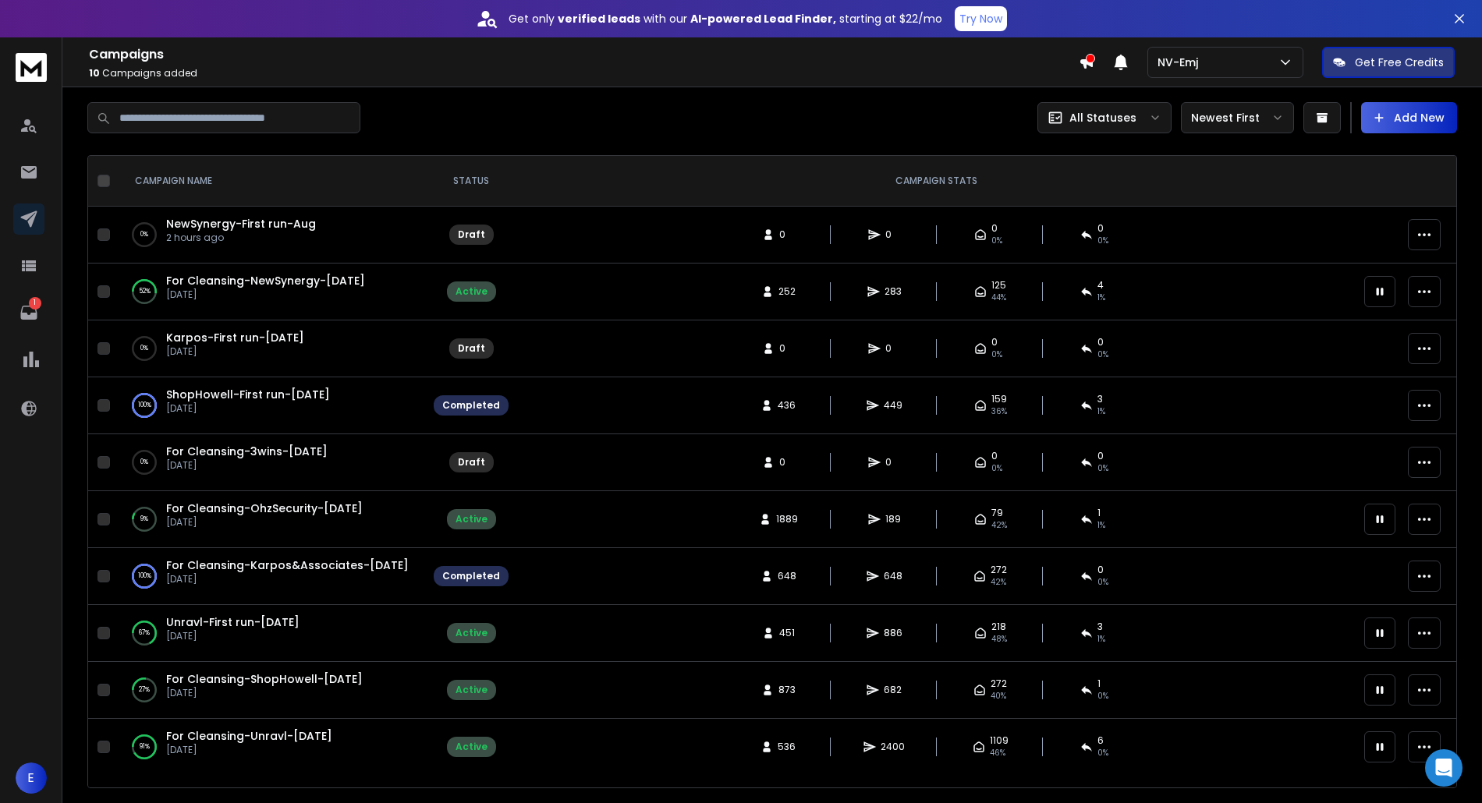
scroll to position [4, 0]
click at [334, 335] on div "0 % Karpos-First run-Aug8 7 days ago" at bounding box center [270, 347] width 277 height 37
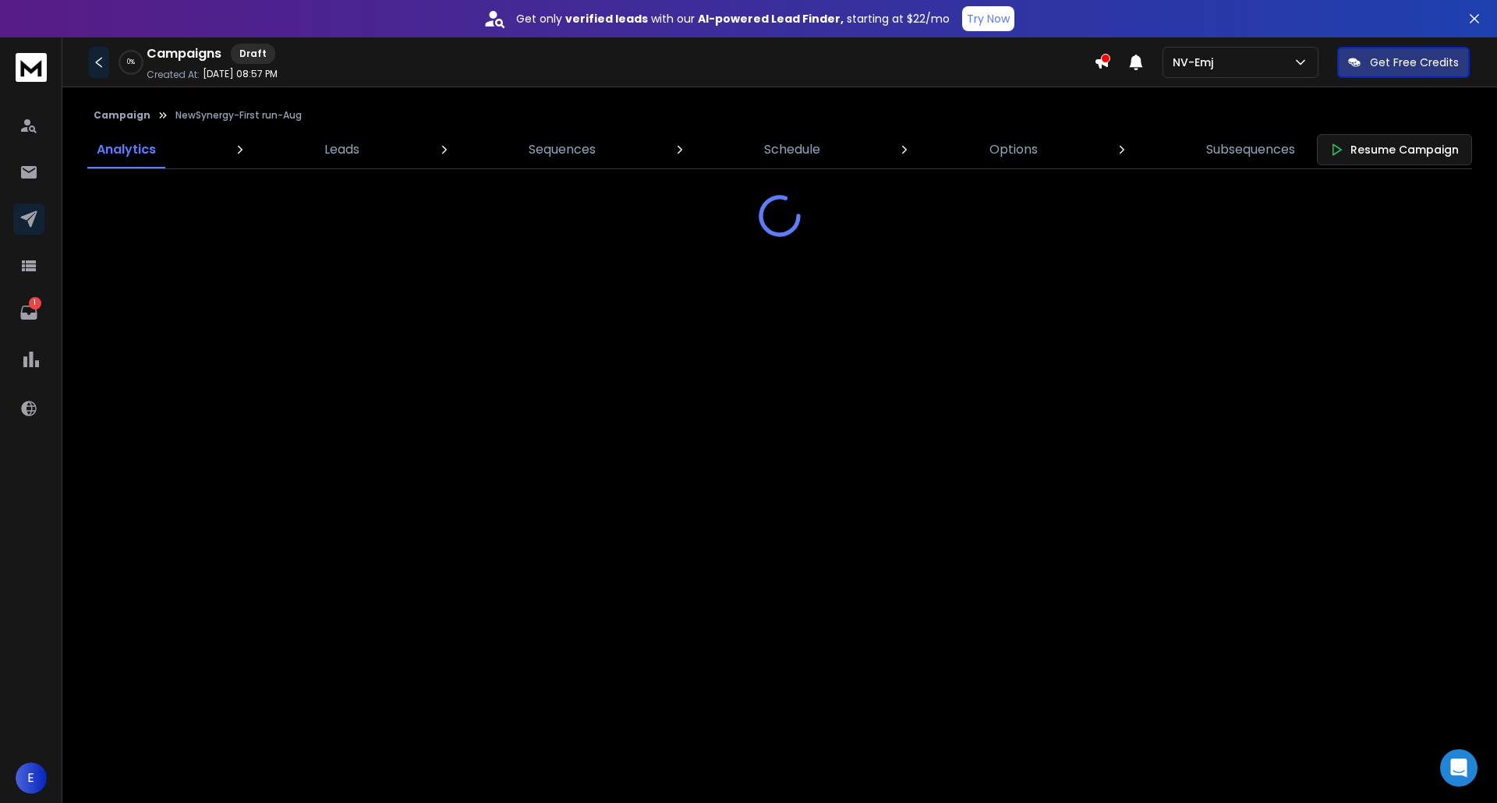
click at [106, 66] on button at bounding box center [99, 62] width 20 height 31
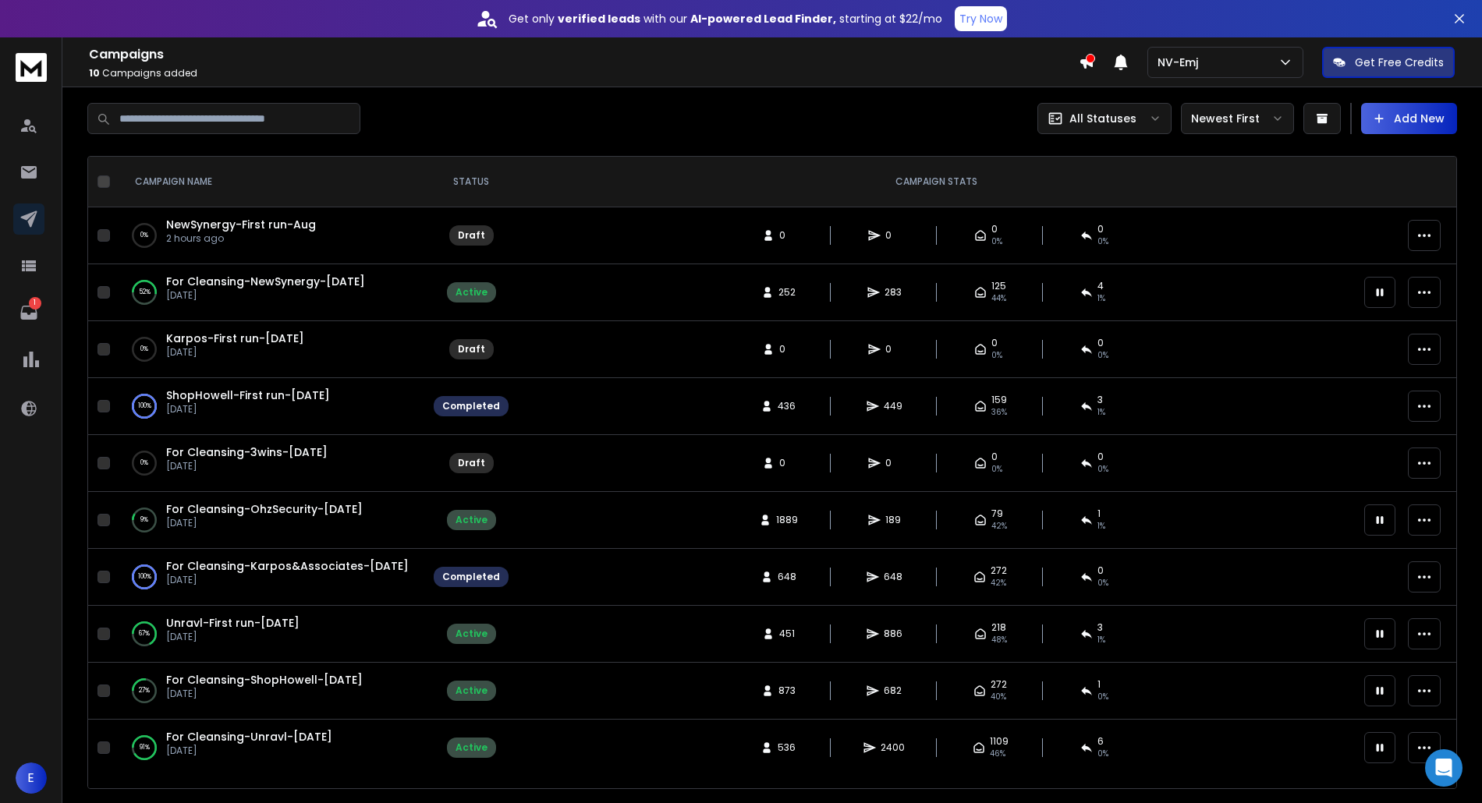
click at [292, 686] on span "For Cleansing-ShopHowell-[DATE]" at bounding box center [264, 680] width 197 height 16
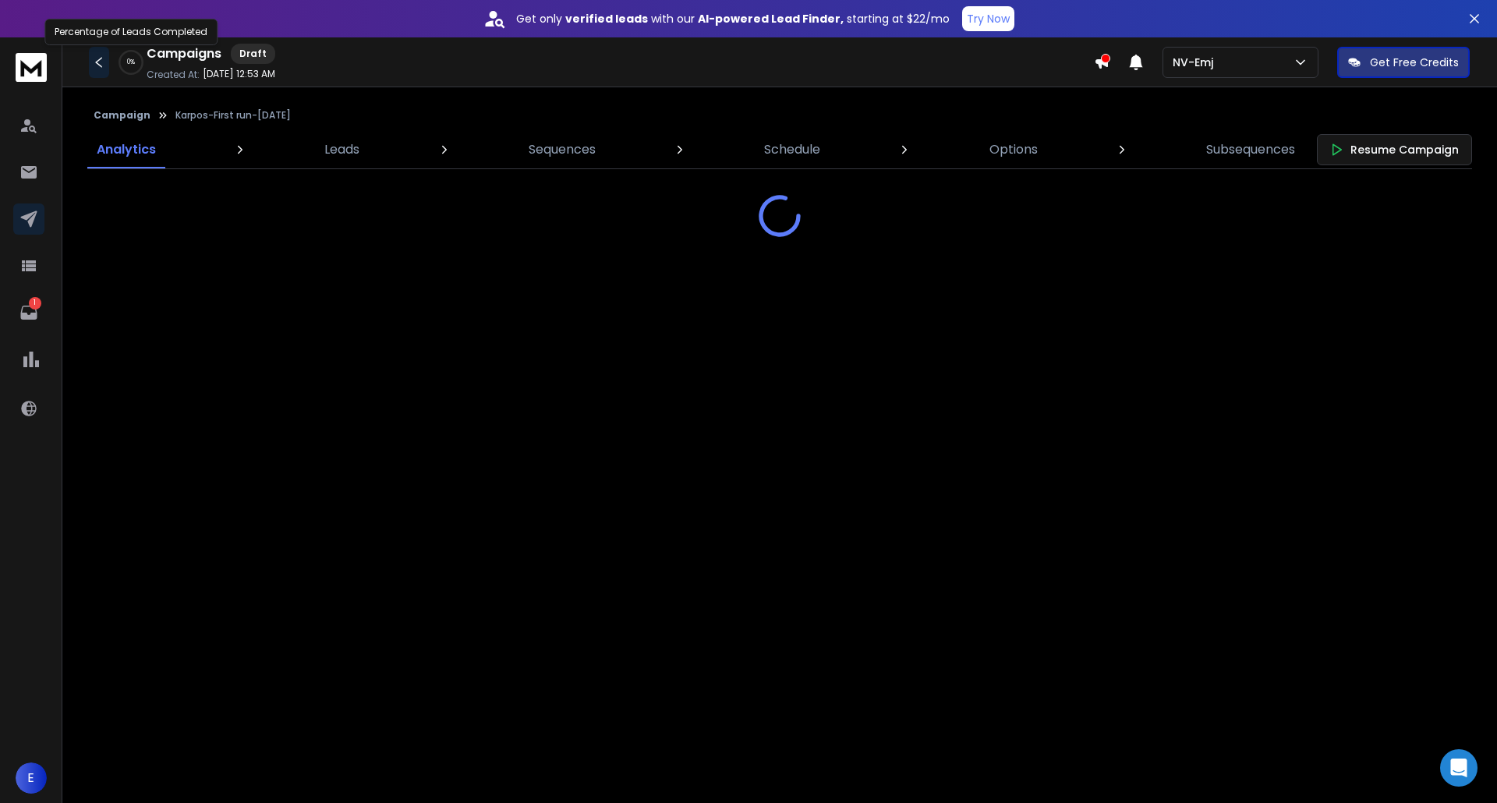
click at [101, 63] on icon at bounding box center [99, 62] width 14 height 14
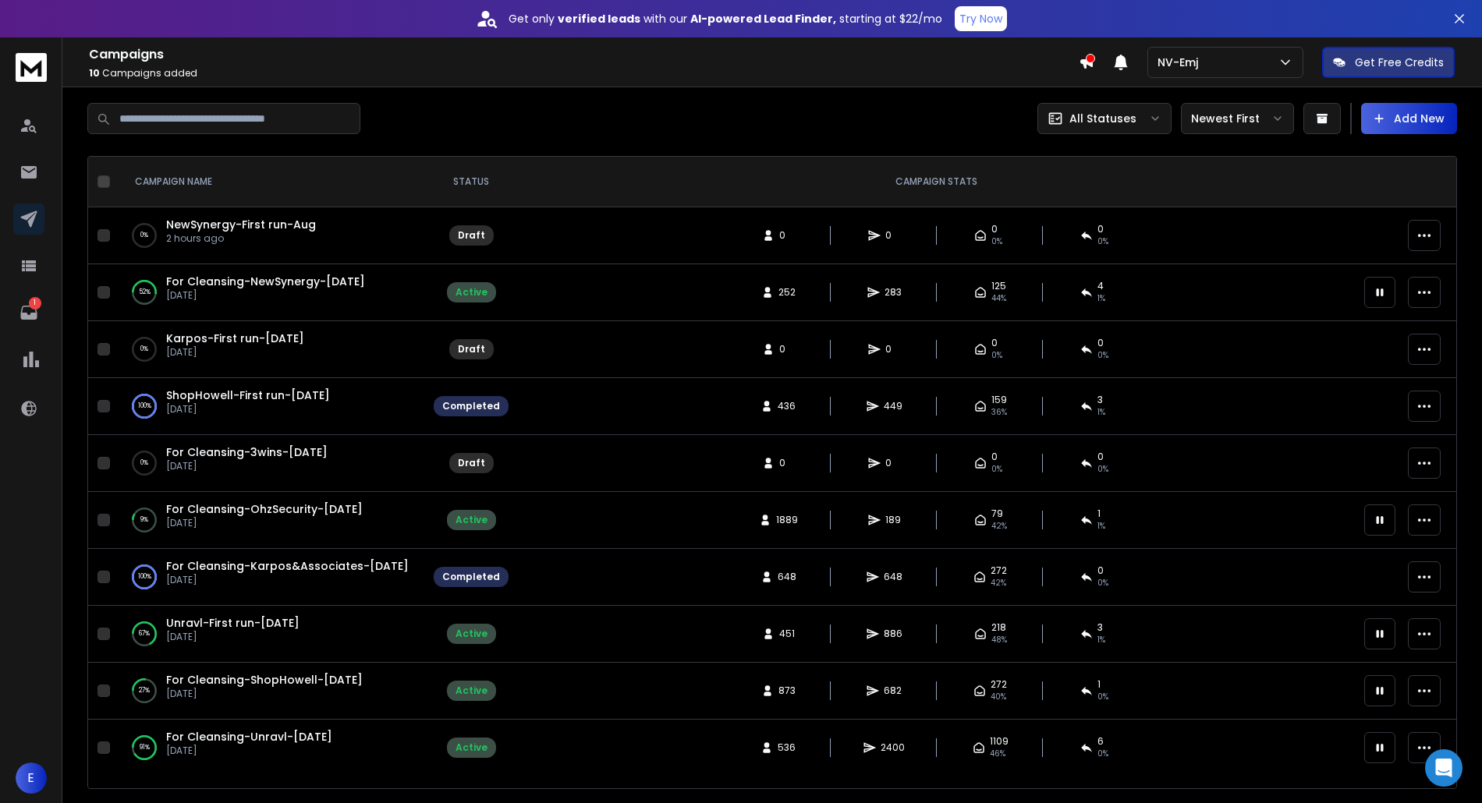
click at [292, 225] on span "NewSynergy-First run-Aug" at bounding box center [241, 225] width 150 height 16
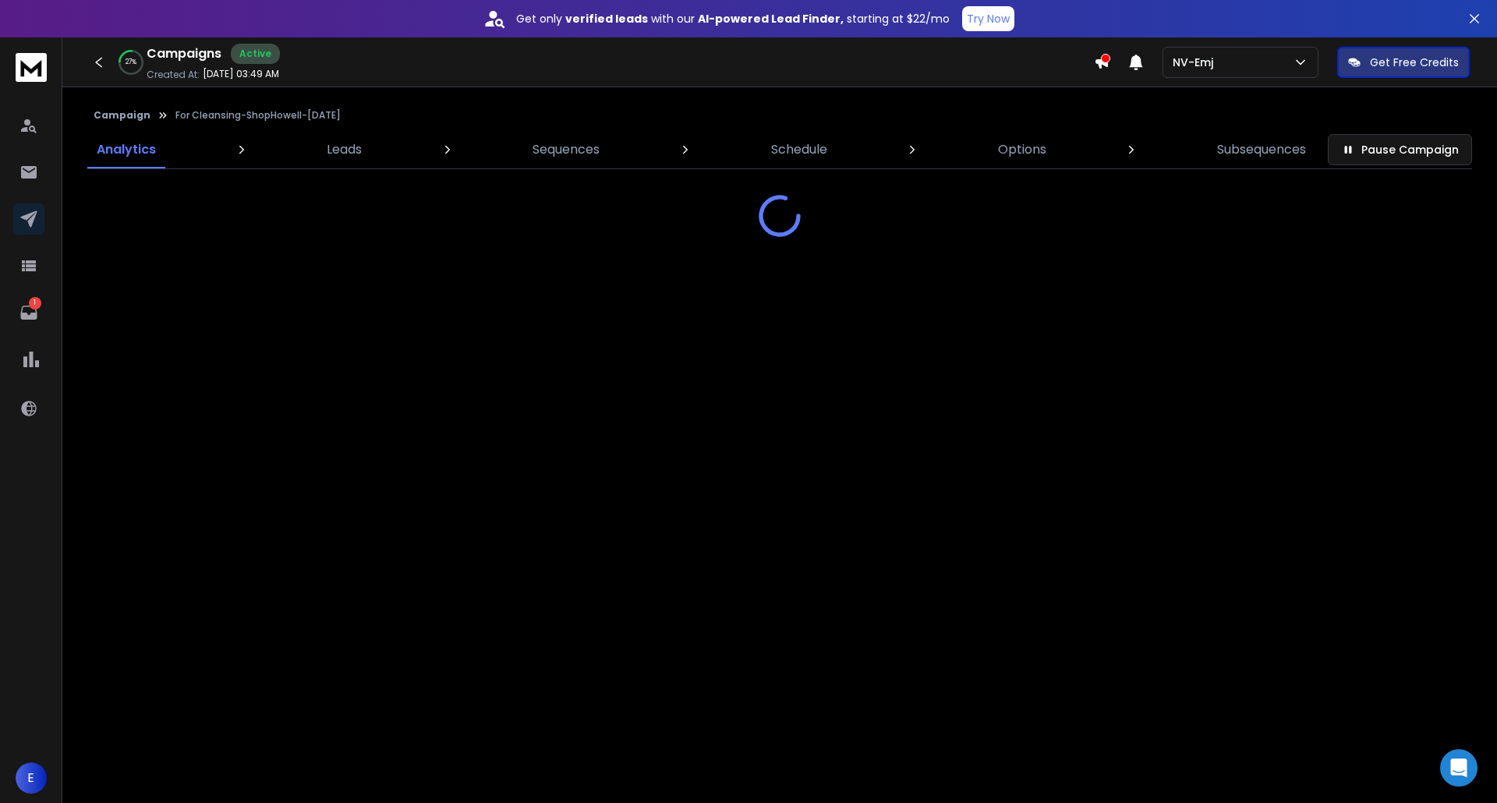
click at [219, 222] on div at bounding box center [780, 216] width 1373 height 50
click at [384, 129] on div "Campaign For Cleansing-ShopHowell-Aug11 Analytics Leads Sequences Schedule Opti…" at bounding box center [779, 136] width 1385 height 66
click at [327, 151] on p "Leads" at bounding box center [344, 149] width 35 height 19
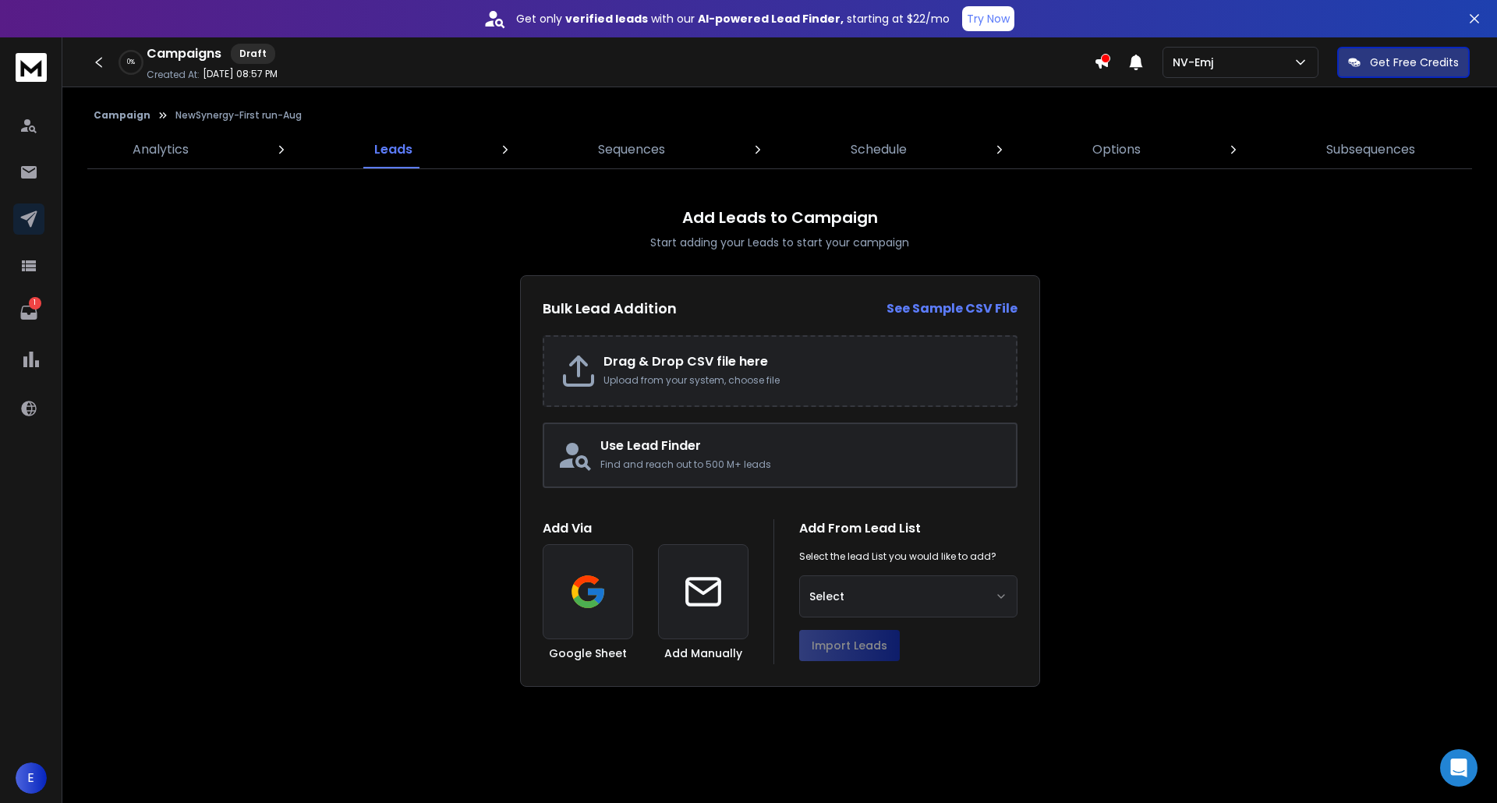
click at [369, 353] on div "Add Leads to Campaign Start adding your Leads to start your campaign Bulk Lead …" at bounding box center [780, 439] width 1373 height 496
click at [201, 140] on div "Analytics Leads Sequences Schedule Options Subsequences" at bounding box center [773, 149] width 1373 height 37
click at [84, 42] on div "0 % Campaigns Draft Created At: [DATE] 08:57 PM NV-Emj Get Free Credits" at bounding box center [748, 62] width 1497 height 50
click at [90, 69] on button at bounding box center [99, 62] width 20 height 31
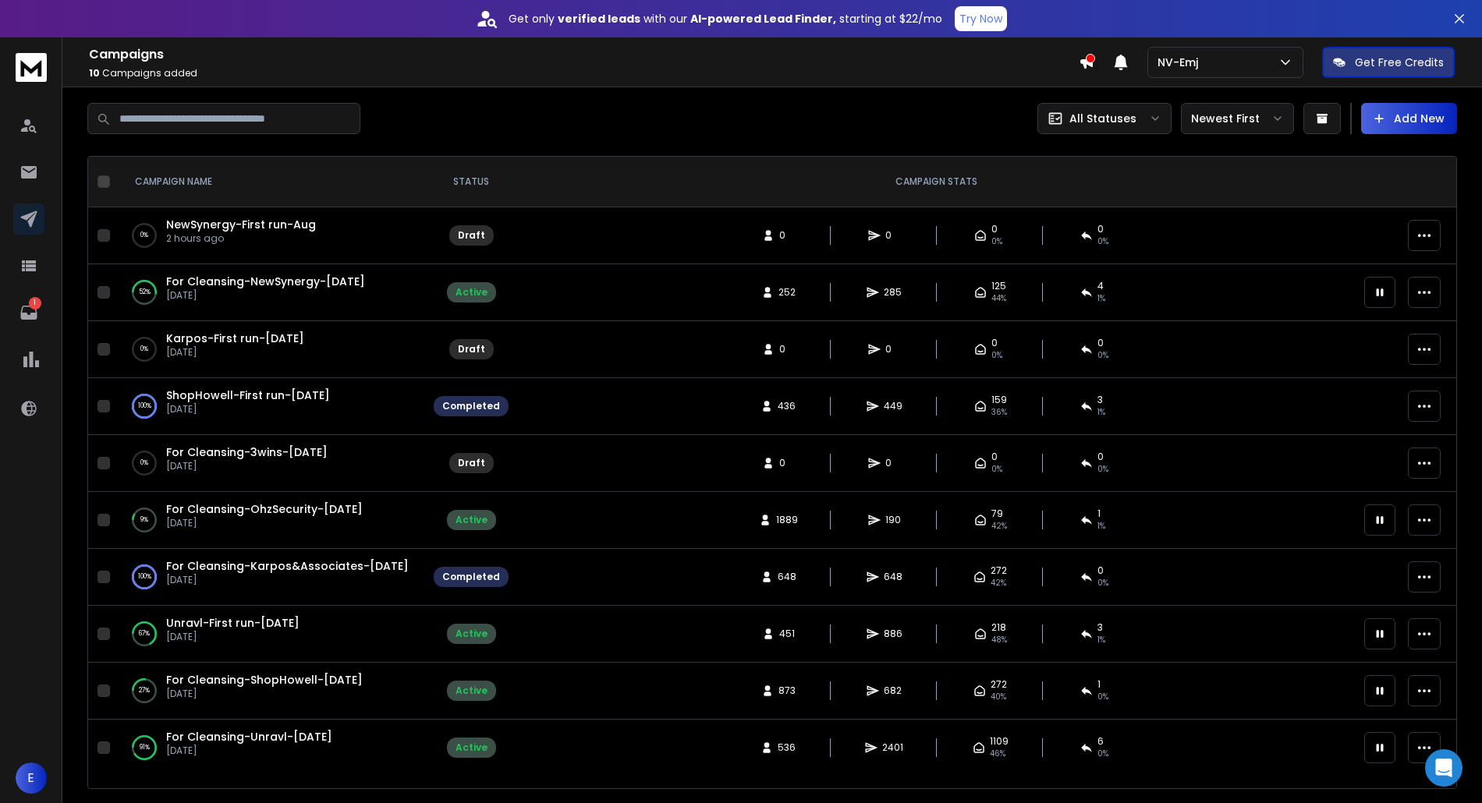
click at [338, 351] on div "0 % Karpos-First run-Aug8 7 days ago" at bounding box center [270, 349] width 277 height 37
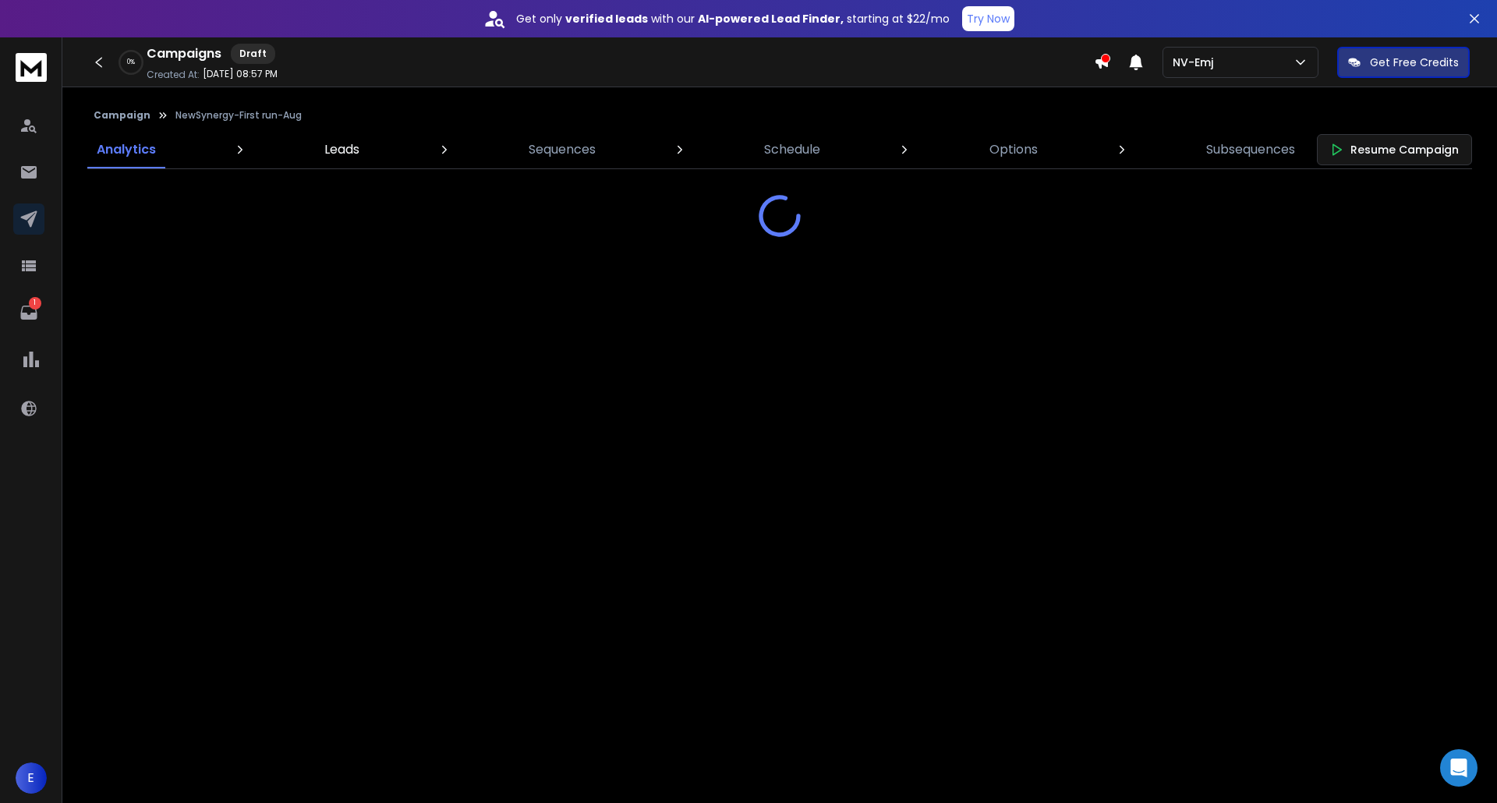
click at [342, 148] on p "Leads" at bounding box center [341, 149] width 35 height 19
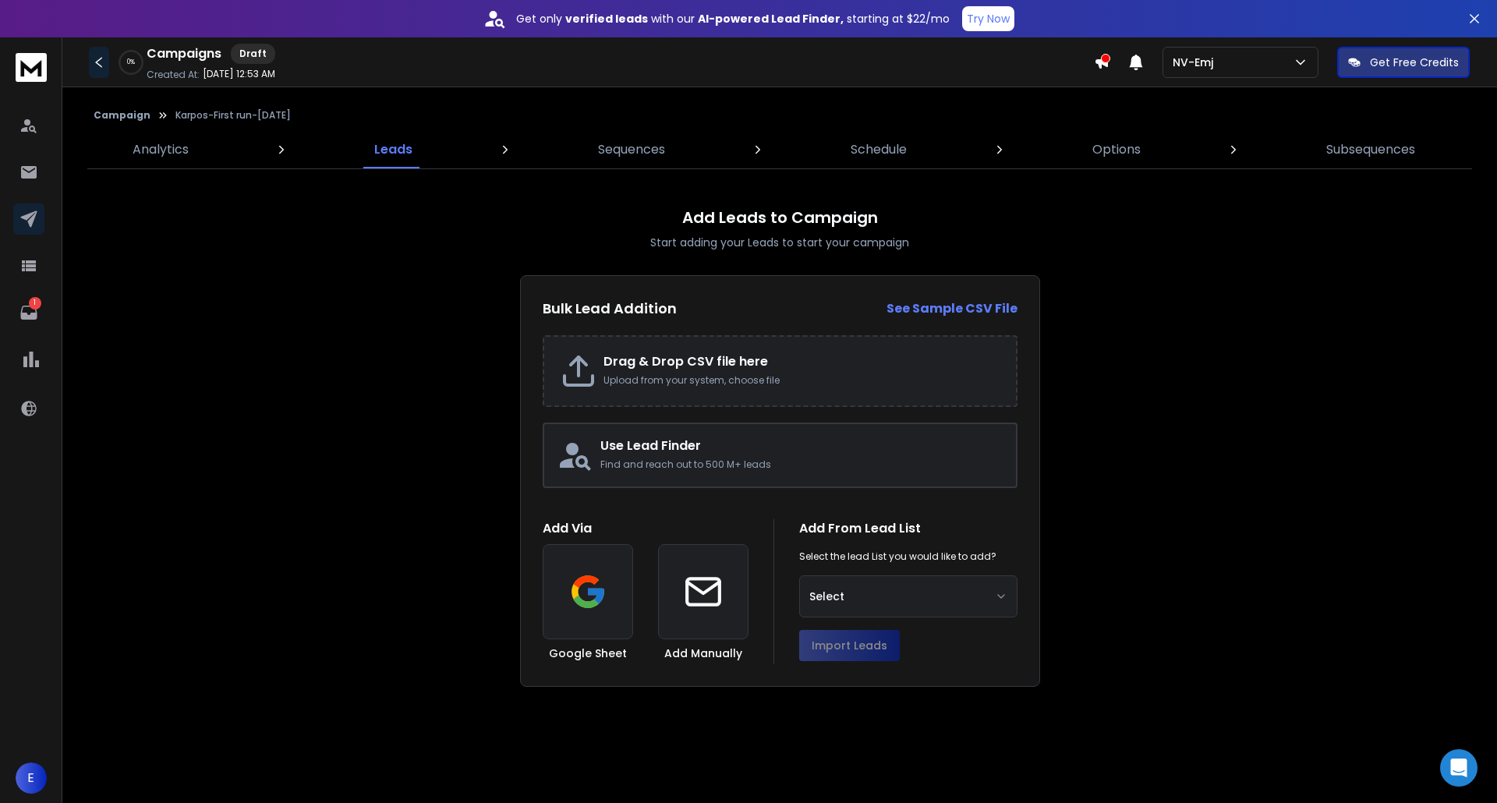
click at [103, 61] on icon at bounding box center [99, 62] width 14 height 14
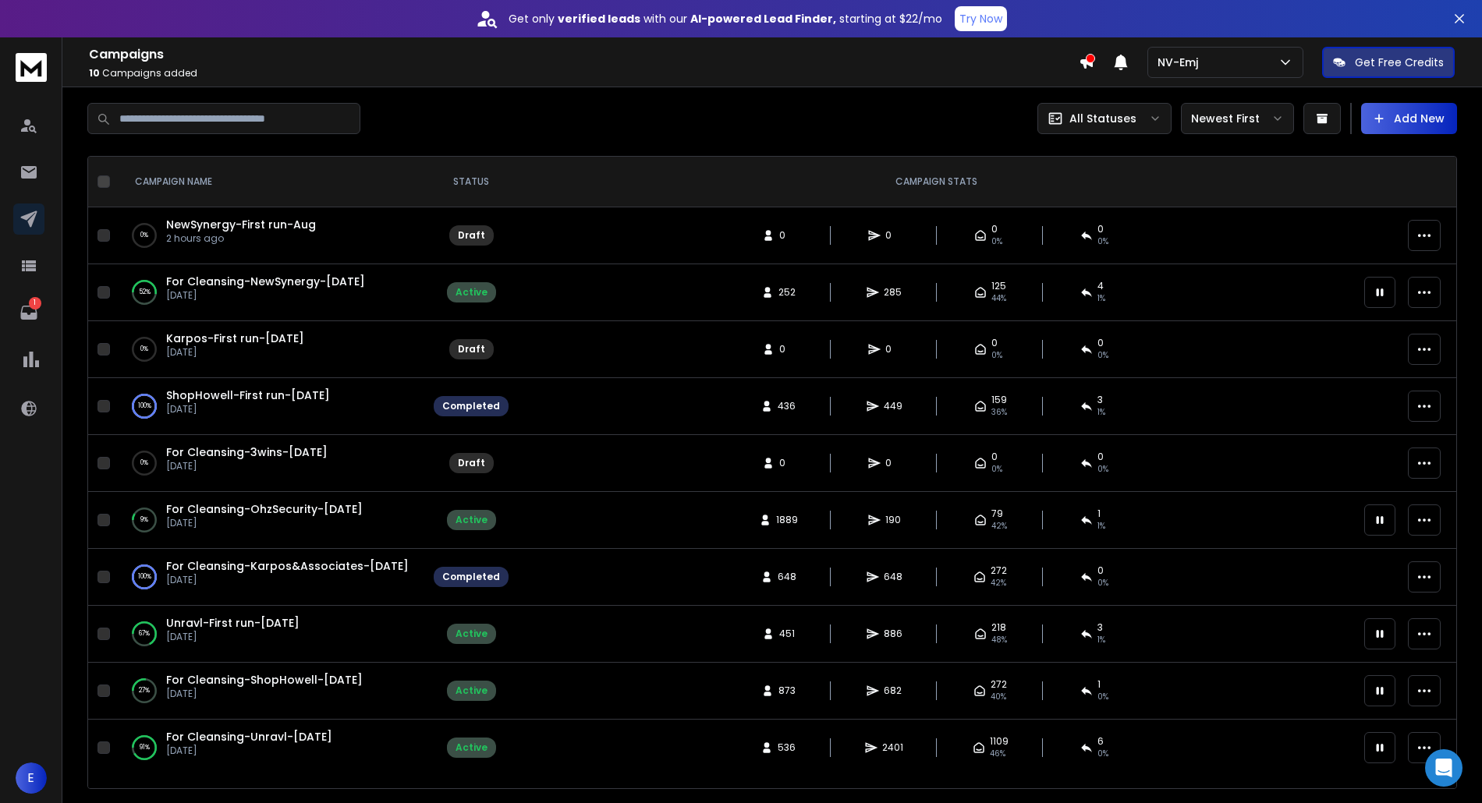
click at [335, 683] on span "For Cleansing-ShopHowell-[DATE]" at bounding box center [264, 680] width 197 height 16
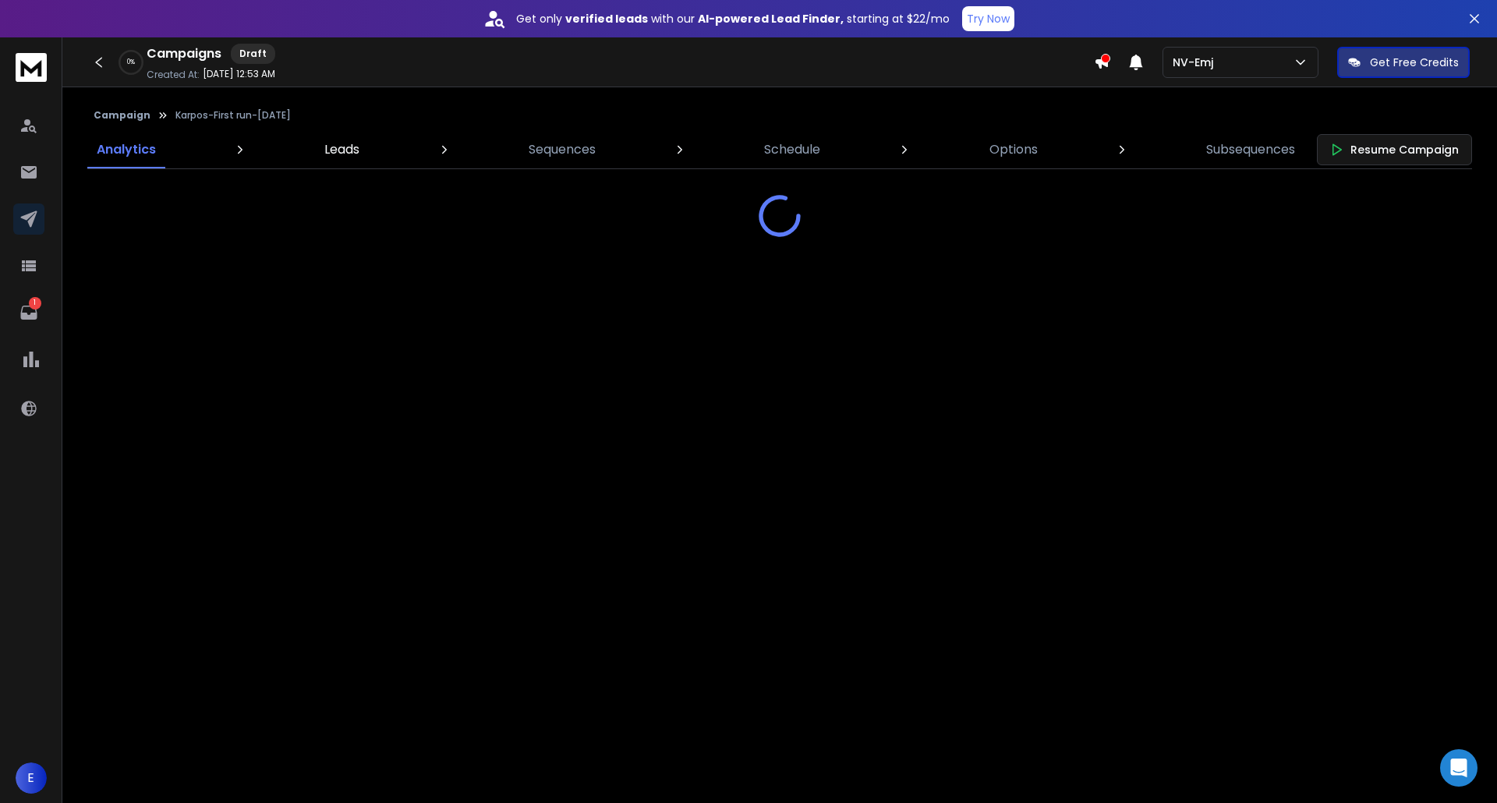
click at [341, 141] on p "Leads" at bounding box center [341, 149] width 35 height 19
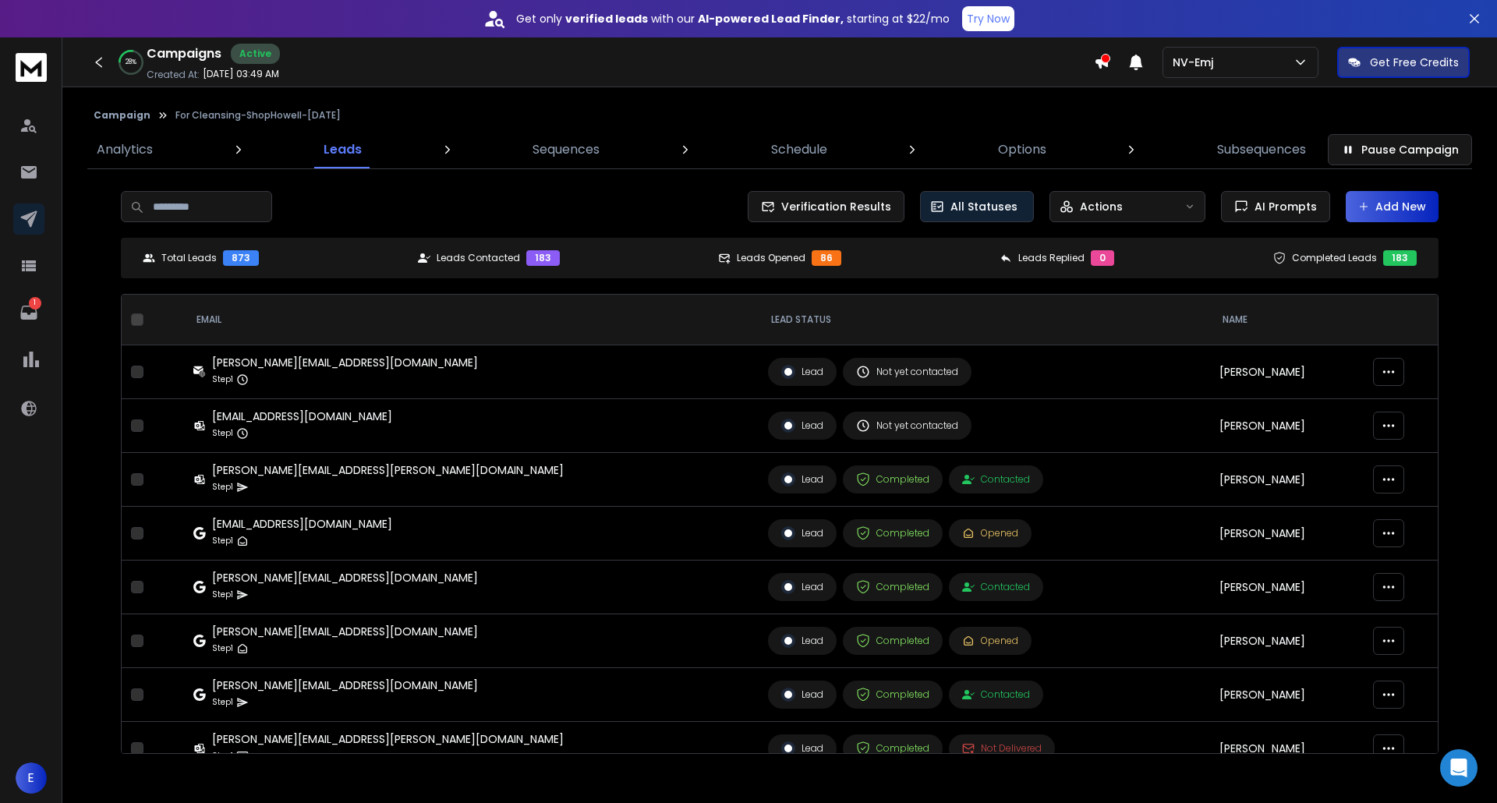
click at [1018, 200] on p "All Statuses" at bounding box center [984, 207] width 67 height 16
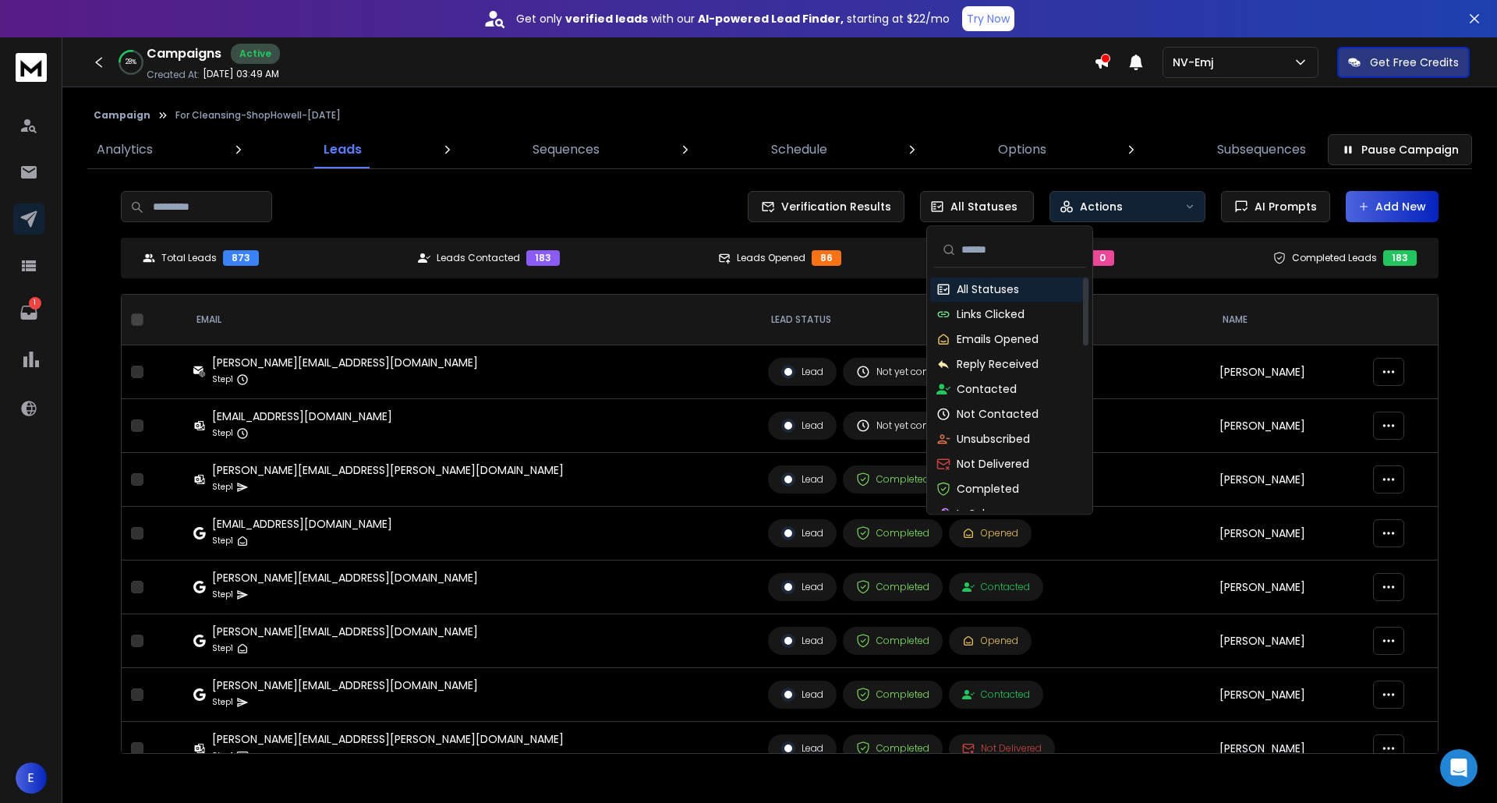
click at [1117, 199] on p "Actions" at bounding box center [1101, 207] width 43 height 16
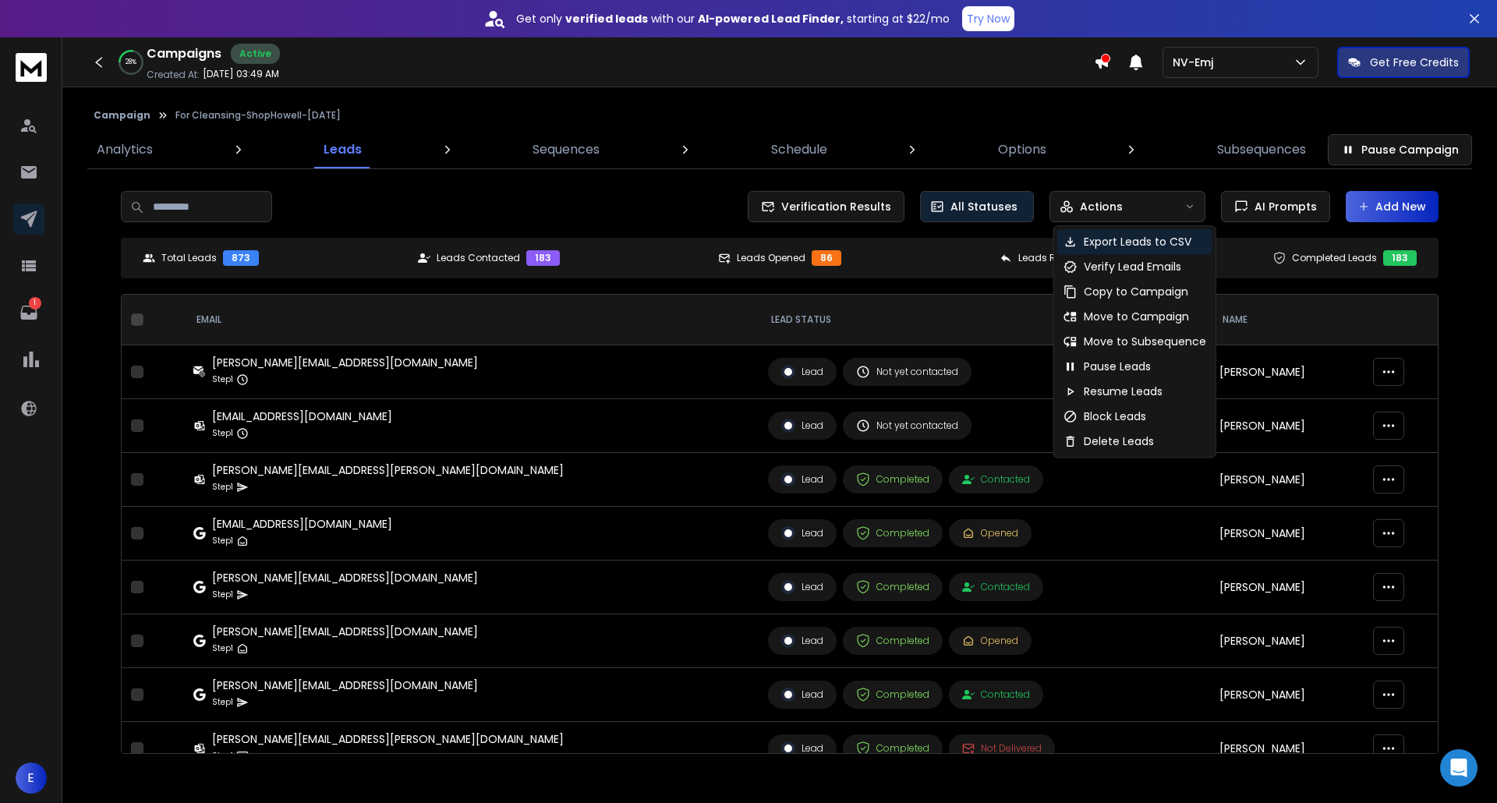
click at [995, 200] on p "All Statuses" at bounding box center [984, 207] width 67 height 16
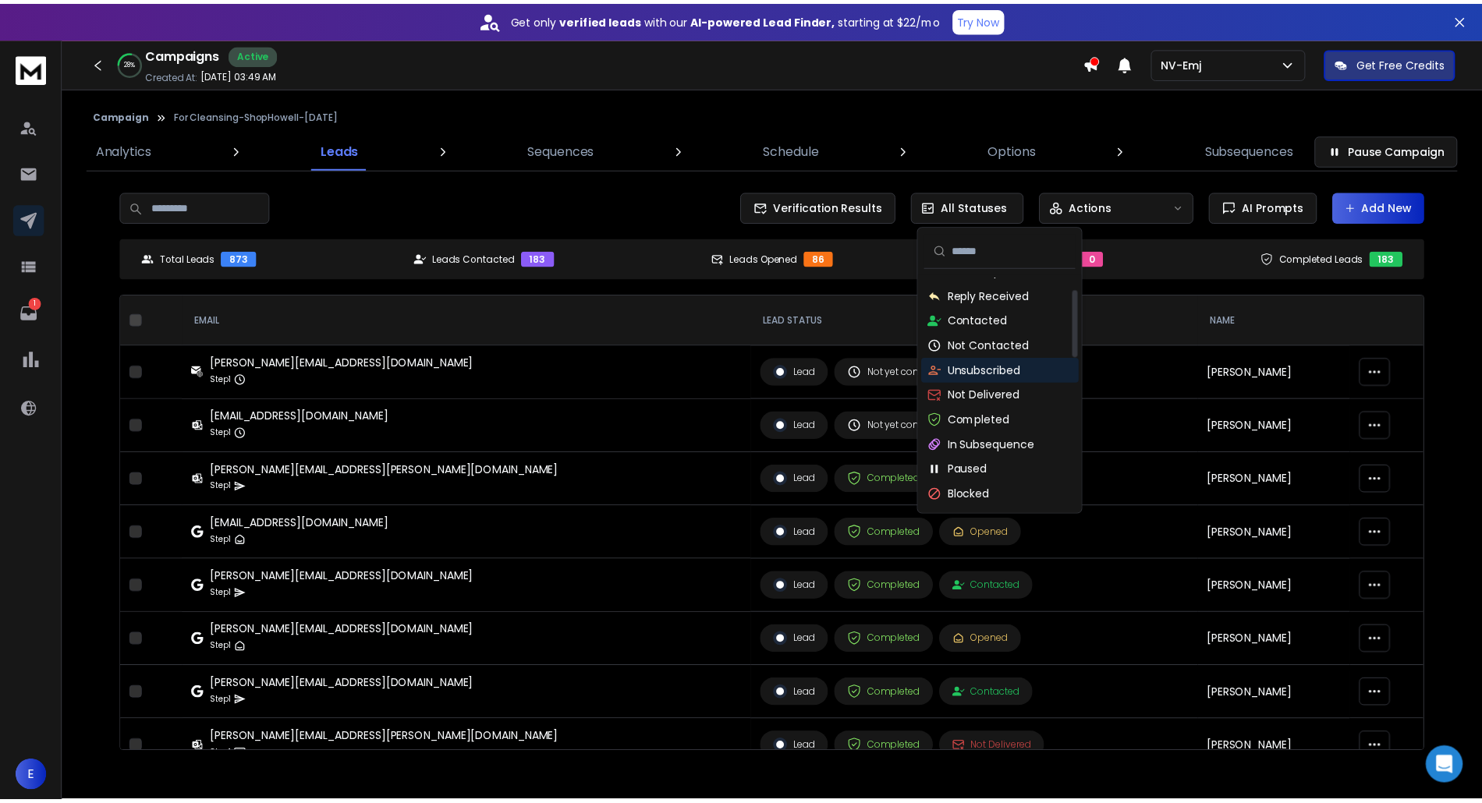
scroll to position [104, 0]
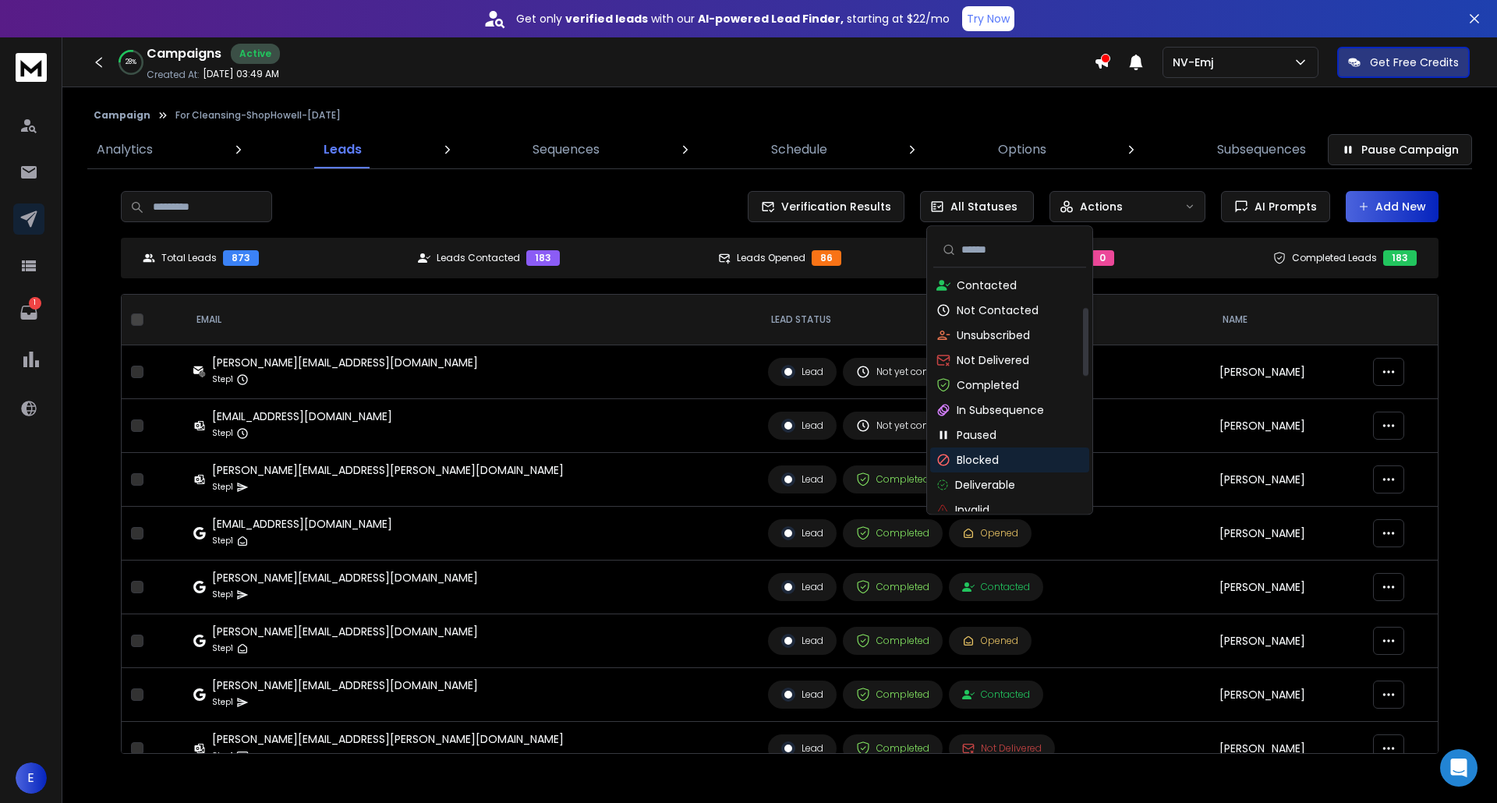
click at [993, 462] on p "Blocked" at bounding box center [978, 460] width 42 height 16
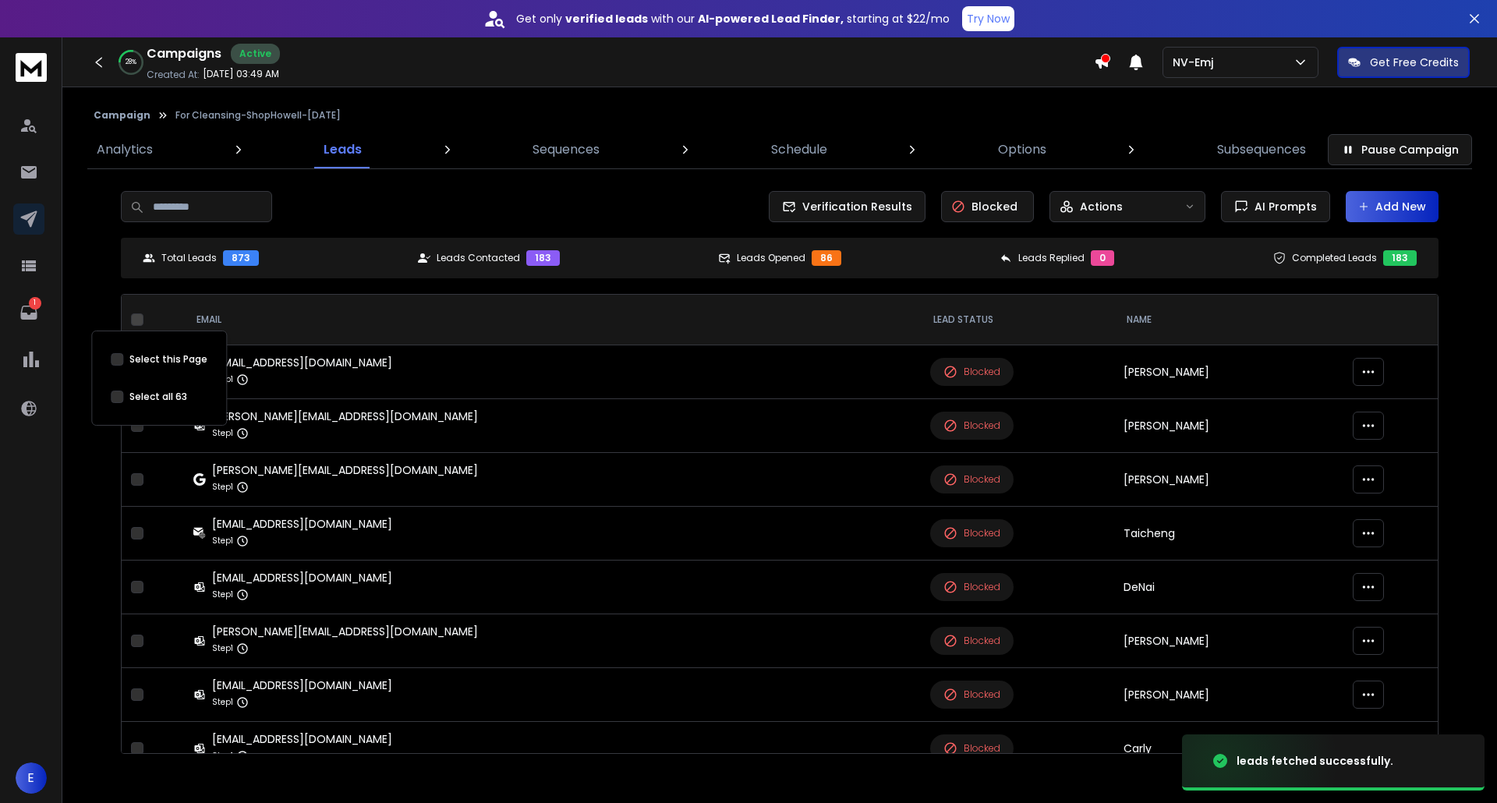
click at [113, 400] on button "Select this Page" at bounding box center [117, 397] width 12 height 12
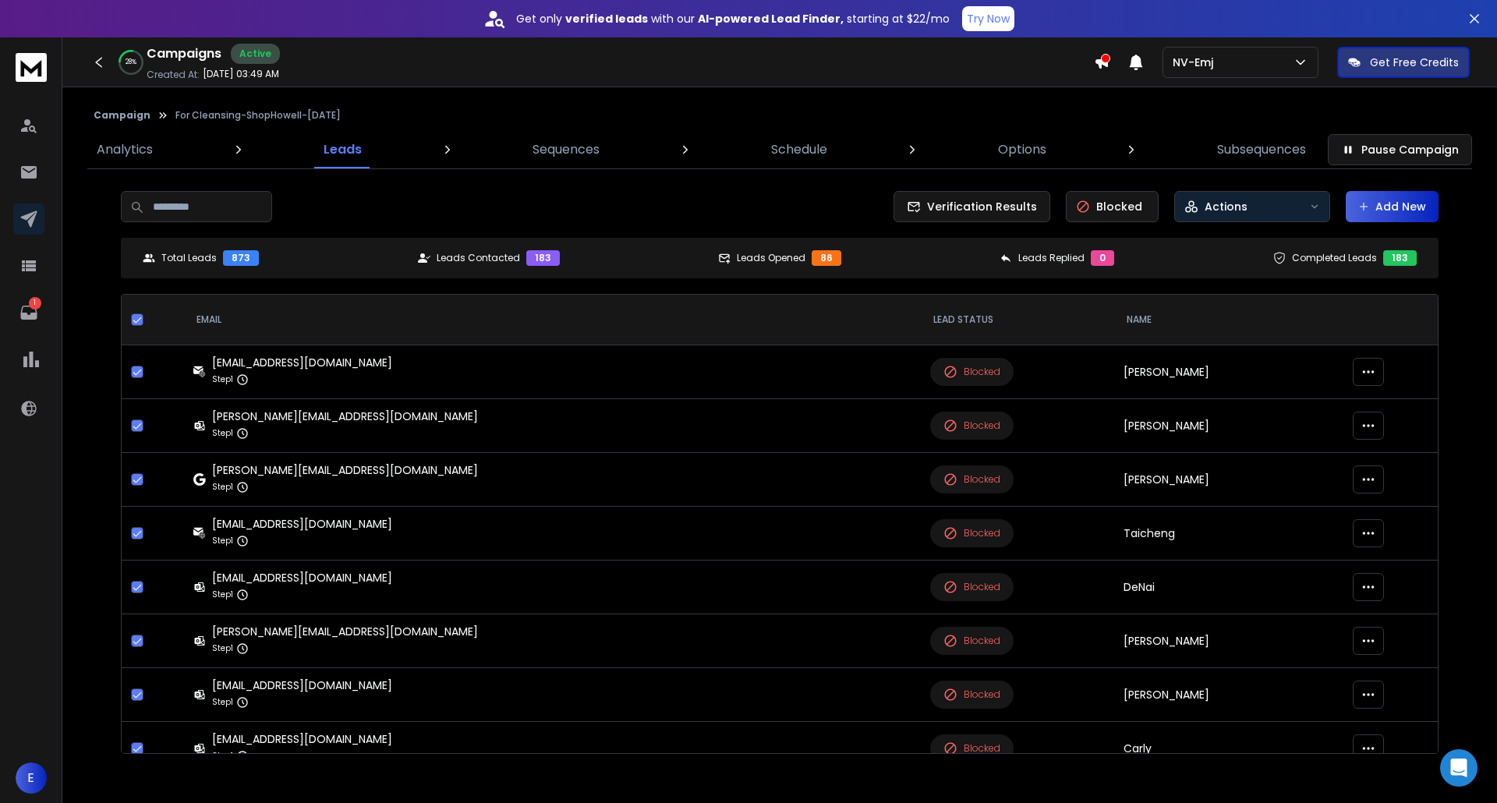
click at [1264, 207] on div "Actions" at bounding box center [1244, 207] width 119 height 16
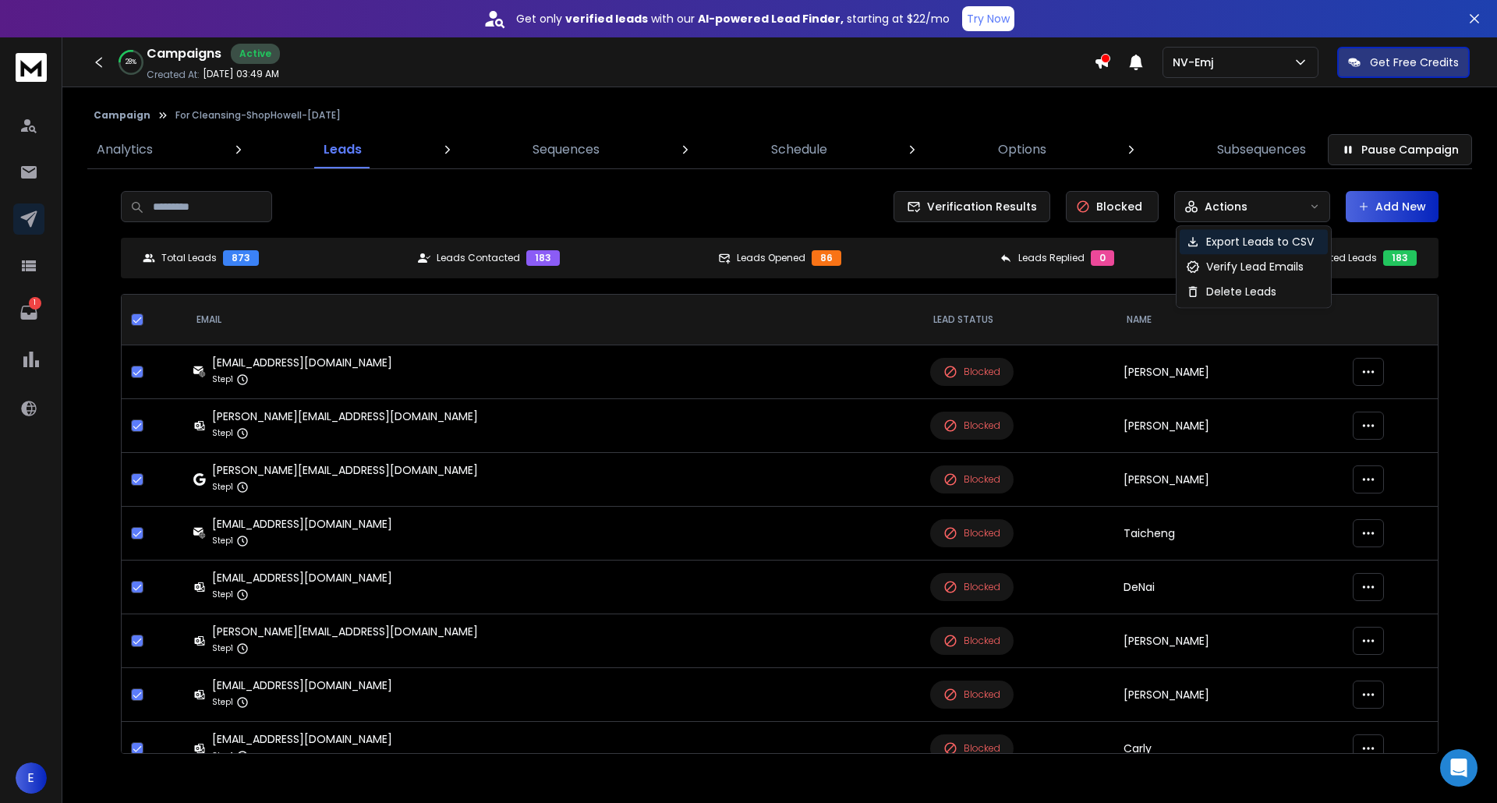
click at [1245, 240] on p "Export Leads to CSV" at bounding box center [1261, 242] width 108 height 16
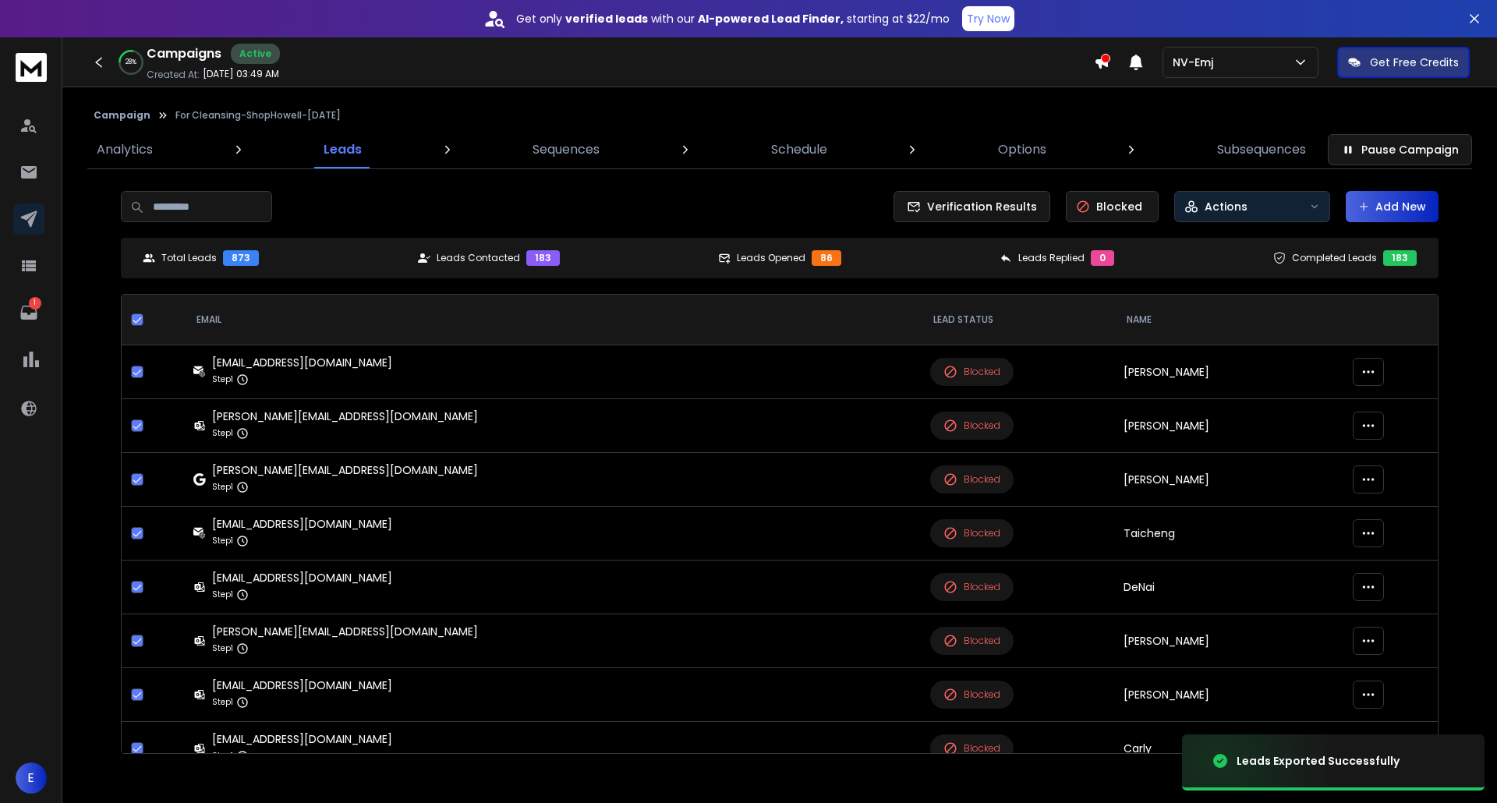
drag, startPoint x: 1246, startPoint y: 207, endPoint x: 1246, endPoint y: 217, distance: 10.1
click at [1246, 207] on p "Actions" at bounding box center [1226, 207] width 43 height 16
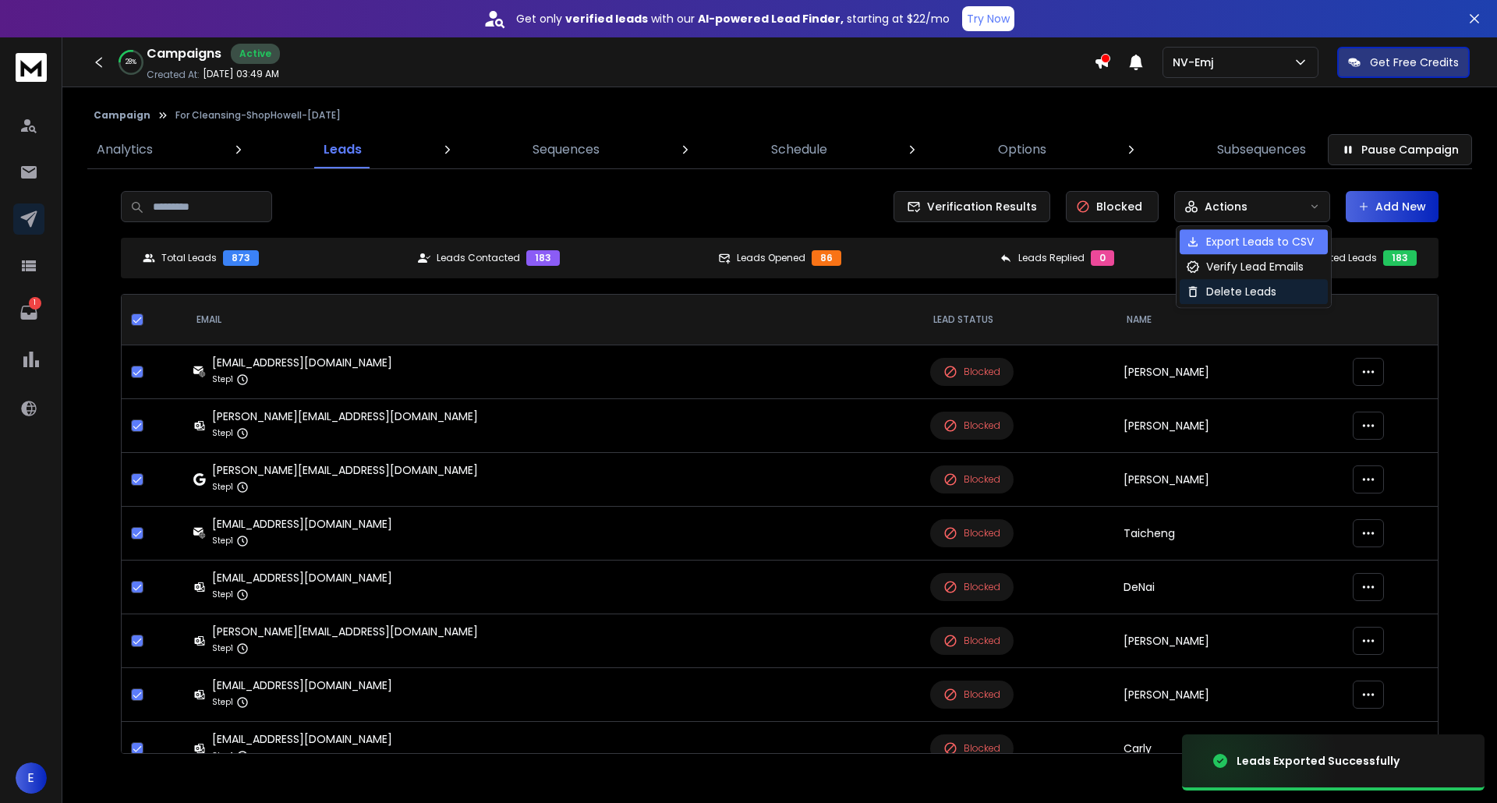
click at [1237, 287] on p "Delete Leads" at bounding box center [1242, 292] width 70 height 16
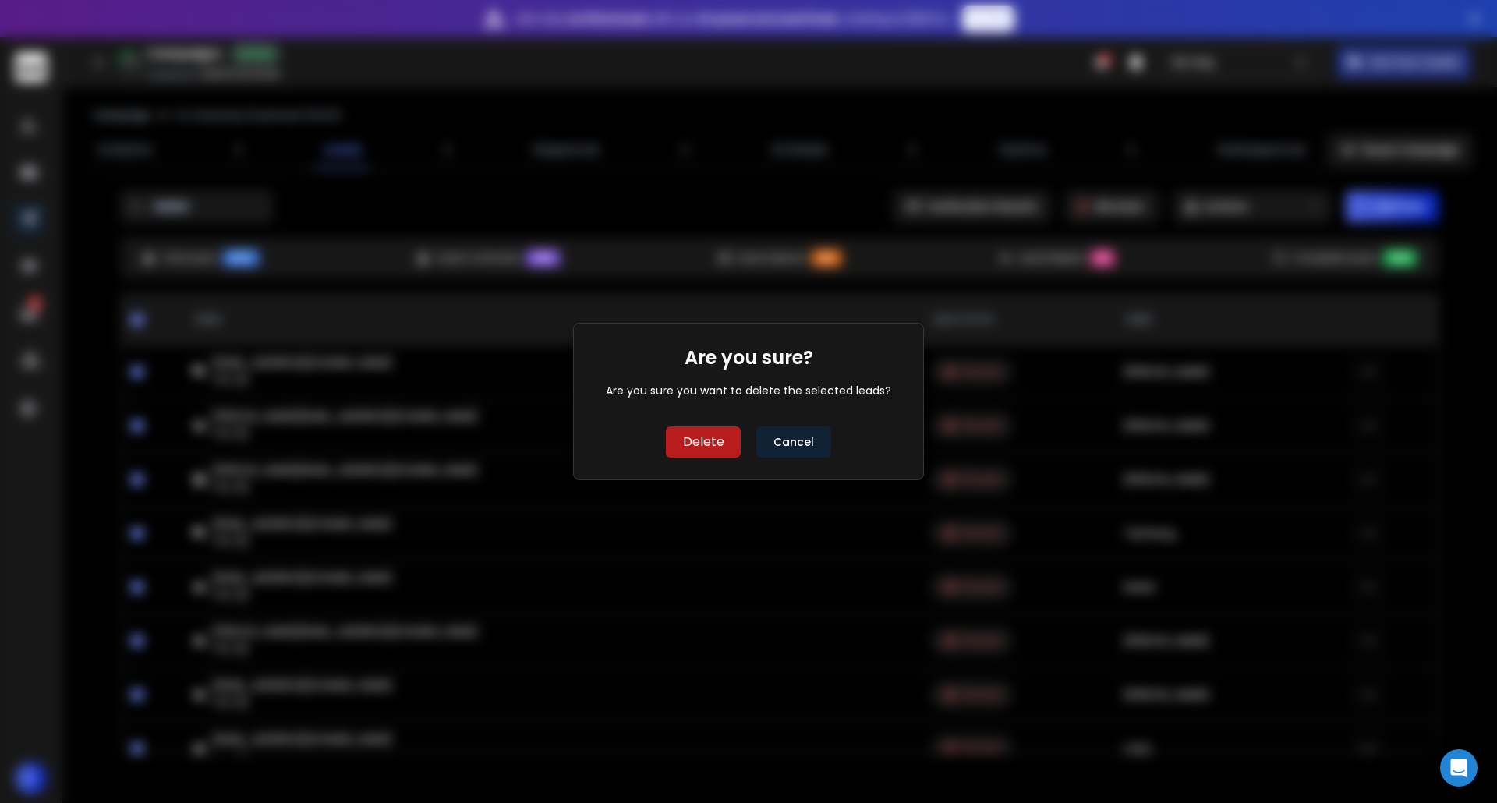
click at [684, 437] on button "Delete" at bounding box center [703, 442] width 75 height 31
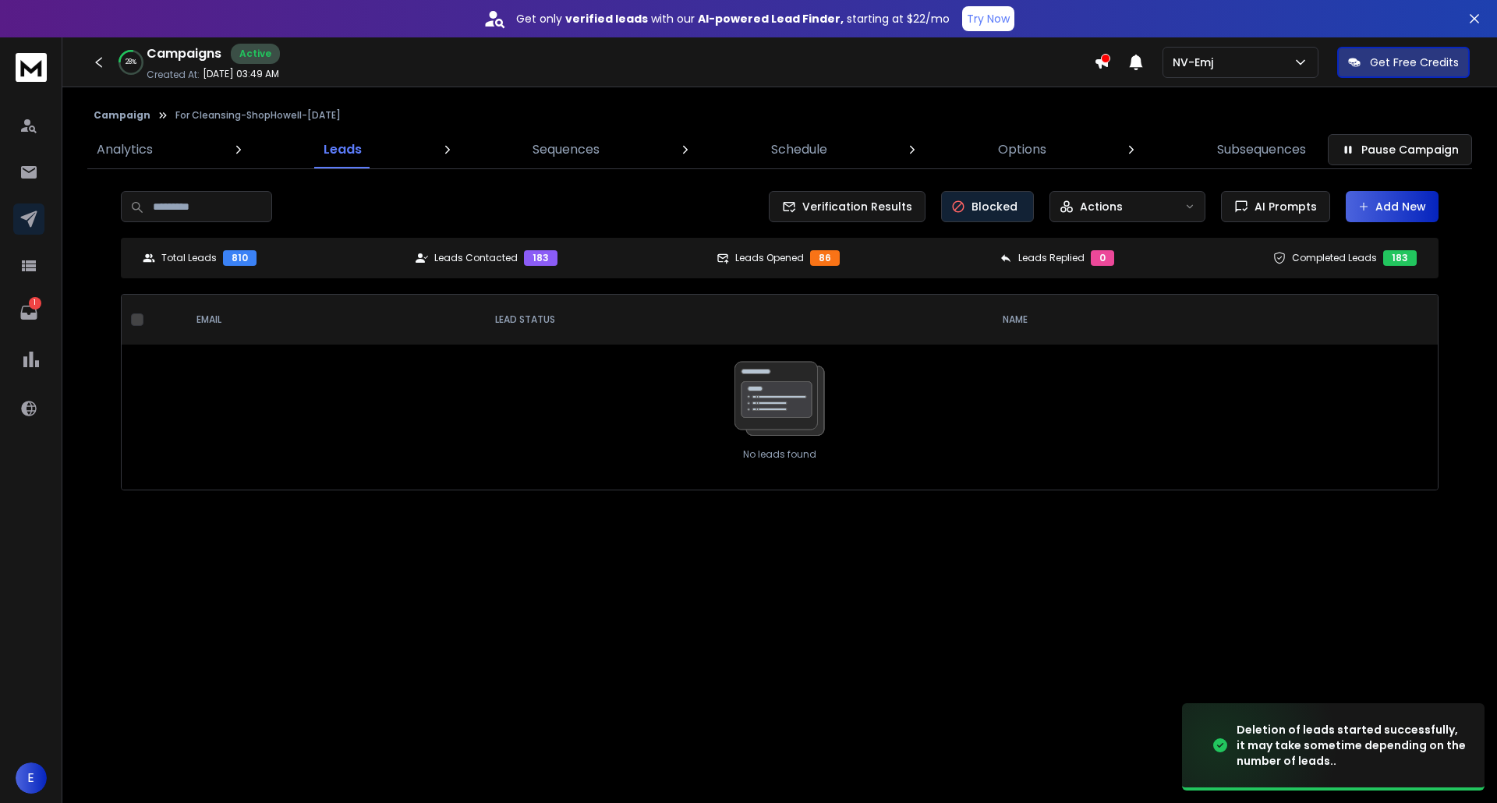
click at [980, 200] on p "Blocked" at bounding box center [995, 207] width 46 height 16
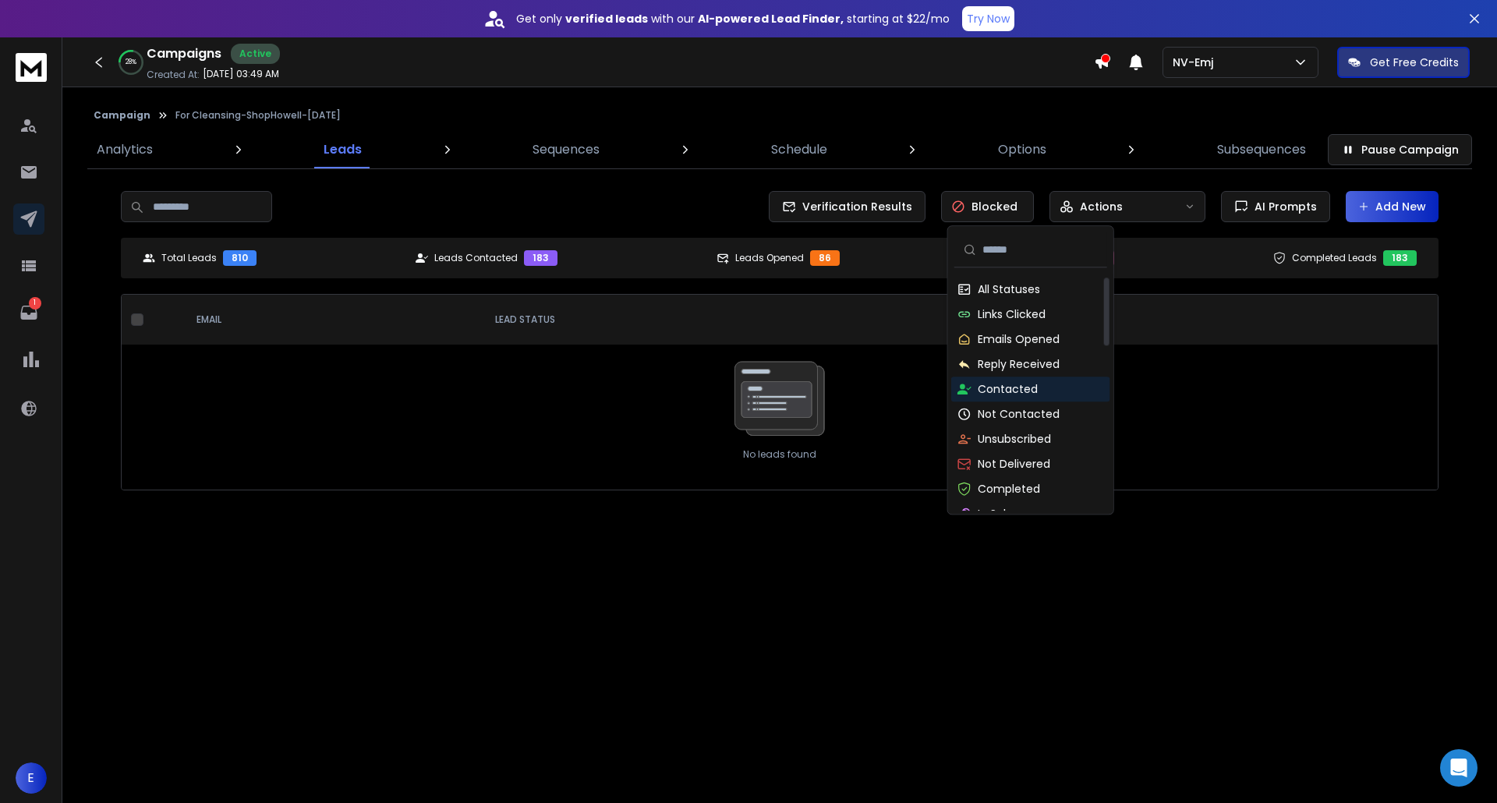
click at [1021, 381] on div "Contacted" at bounding box center [1030, 389] width 159 height 25
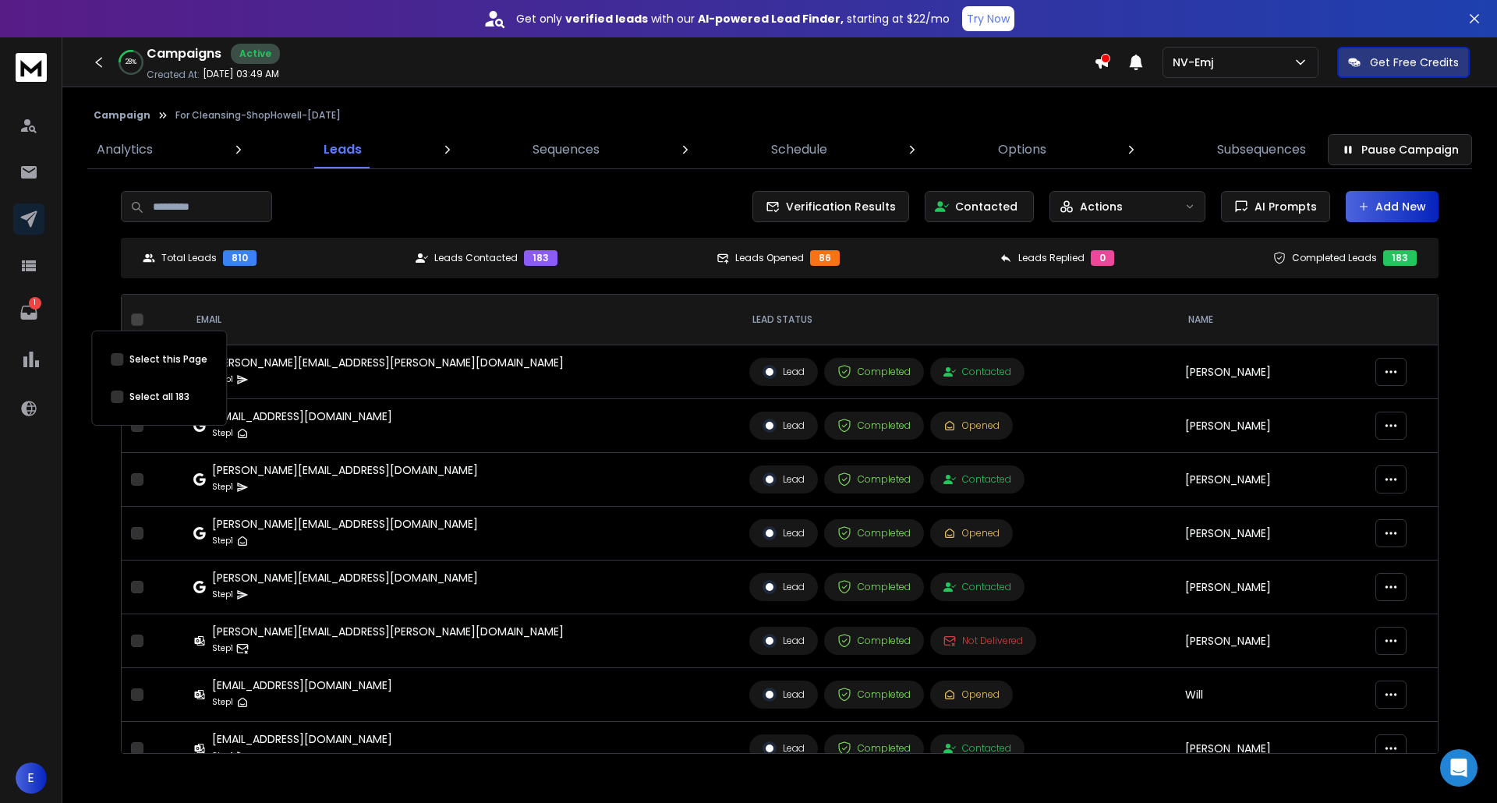
click at [114, 397] on button "Select this Page" at bounding box center [117, 397] width 12 height 12
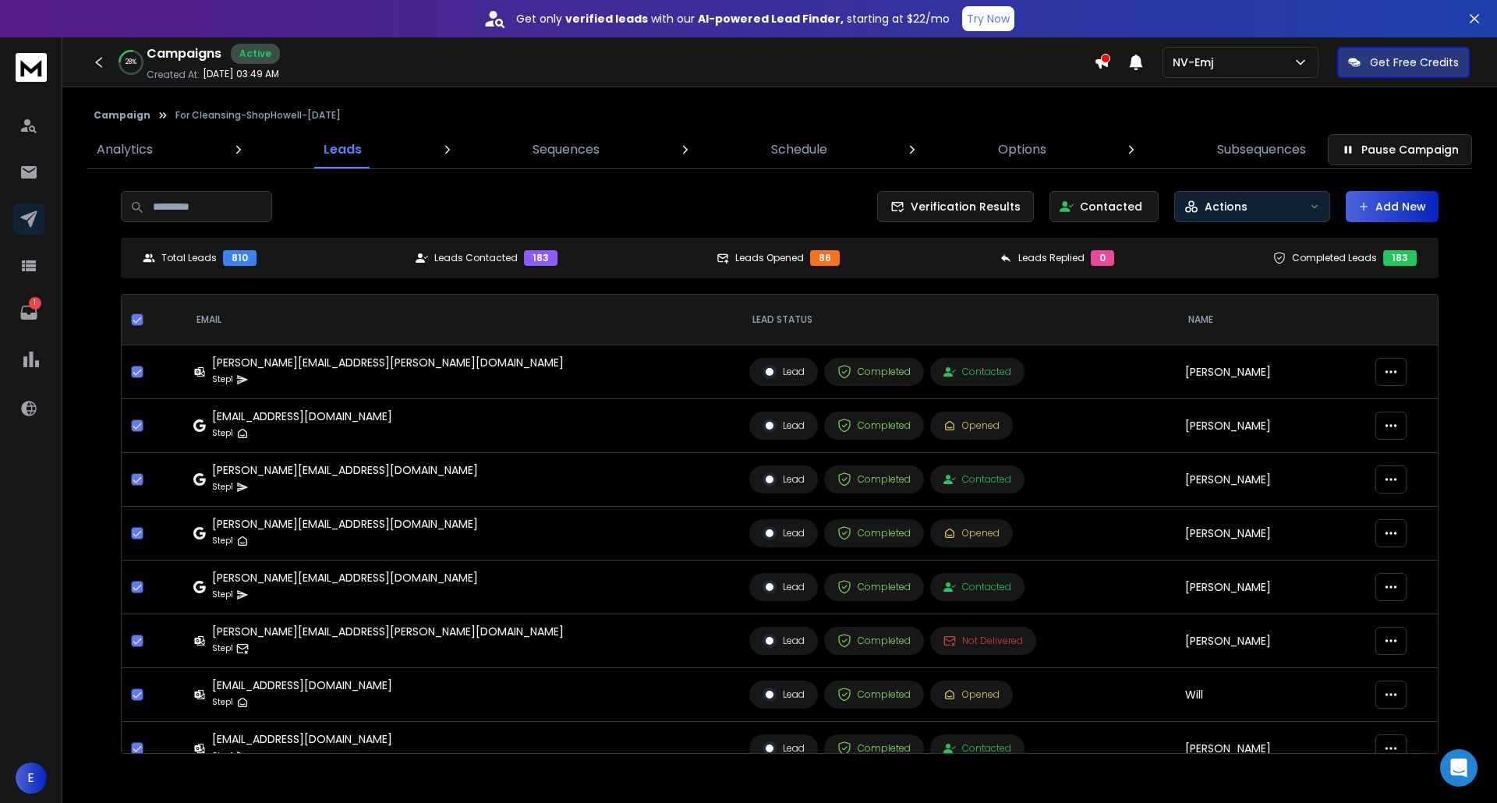
click at [1255, 213] on div "Actions" at bounding box center [1244, 207] width 119 height 16
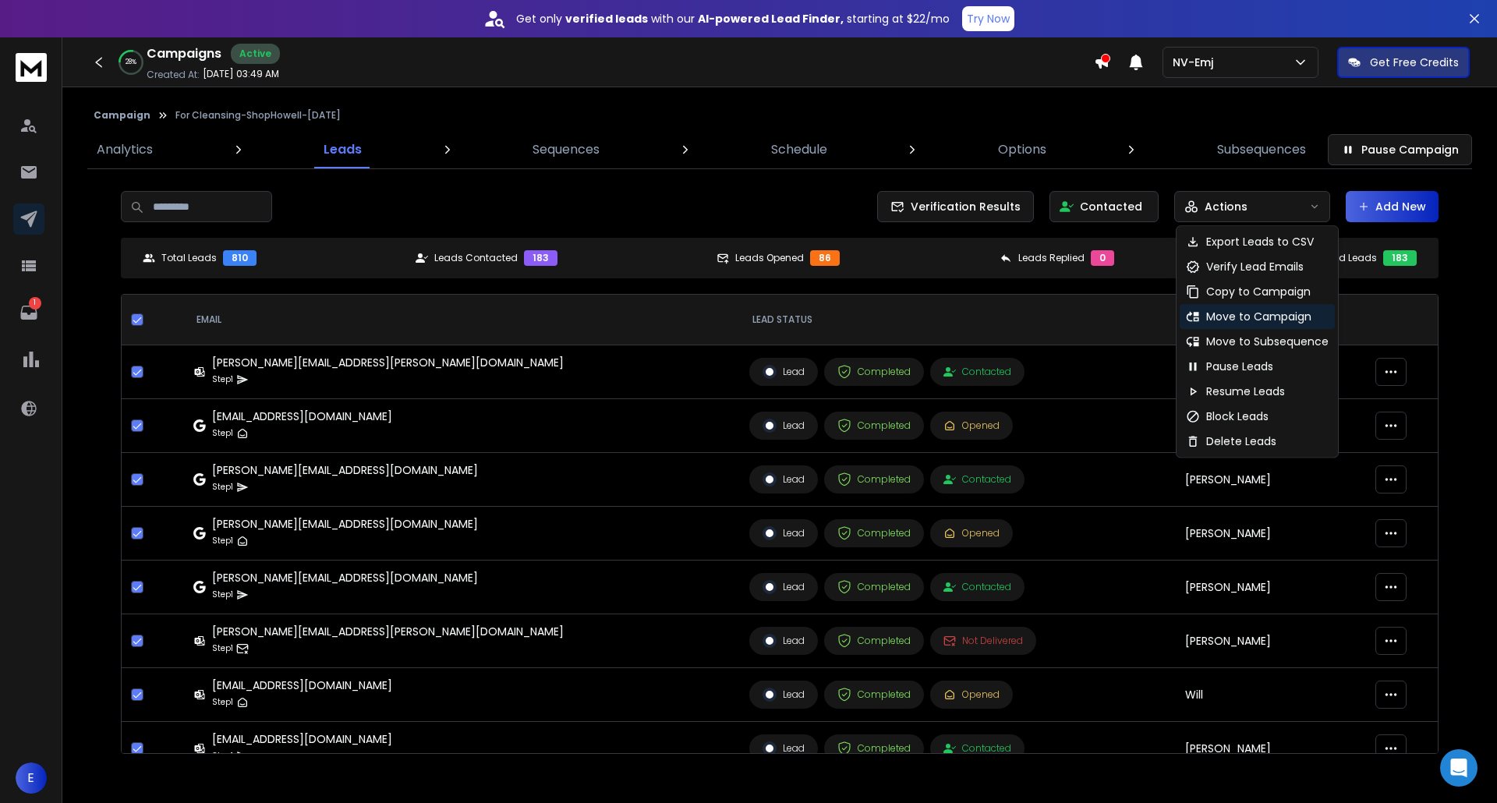
click at [1249, 314] on p "Move to Campaign" at bounding box center [1259, 317] width 105 height 16
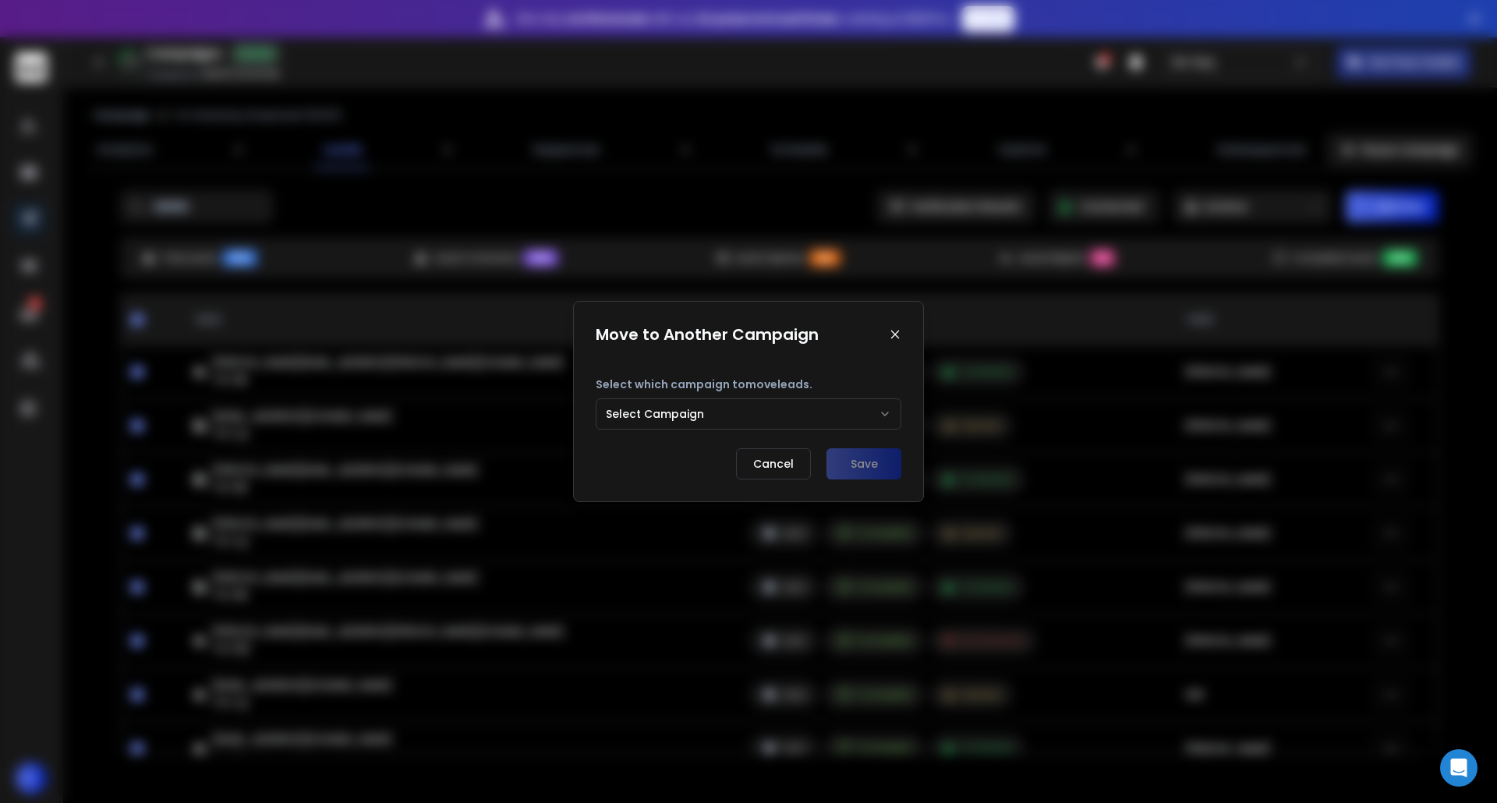
click at [725, 409] on button "Select Campaign" at bounding box center [749, 414] width 306 height 31
click at [858, 462] on button "Save" at bounding box center [864, 463] width 75 height 31
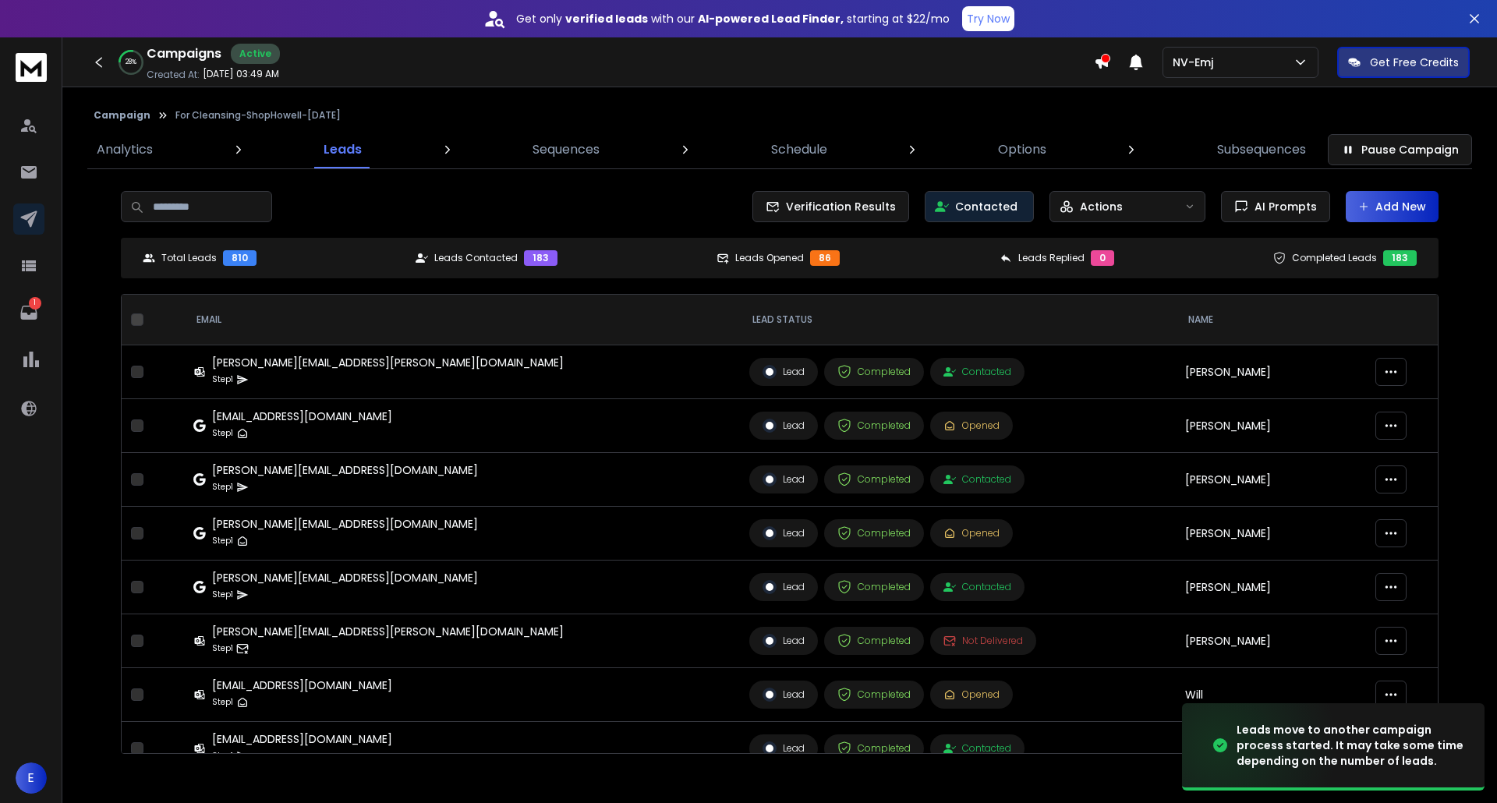
click at [981, 204] on p "Contacted" at bounding box center [986, 207] width 62 height 16
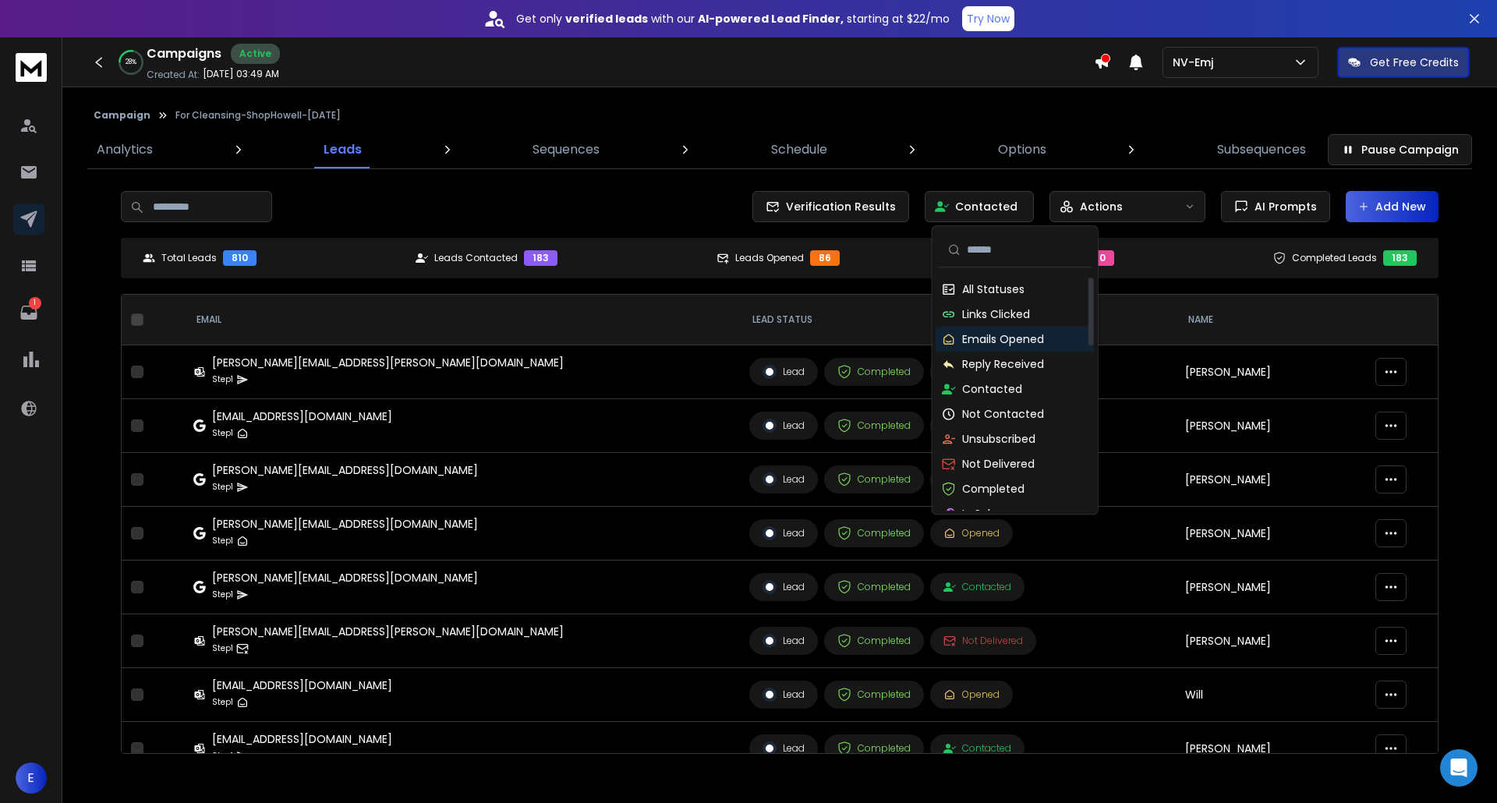
click at [1025, 338] on p "Emails Opened" at bounding box center [1003, 339] width 82 height 16
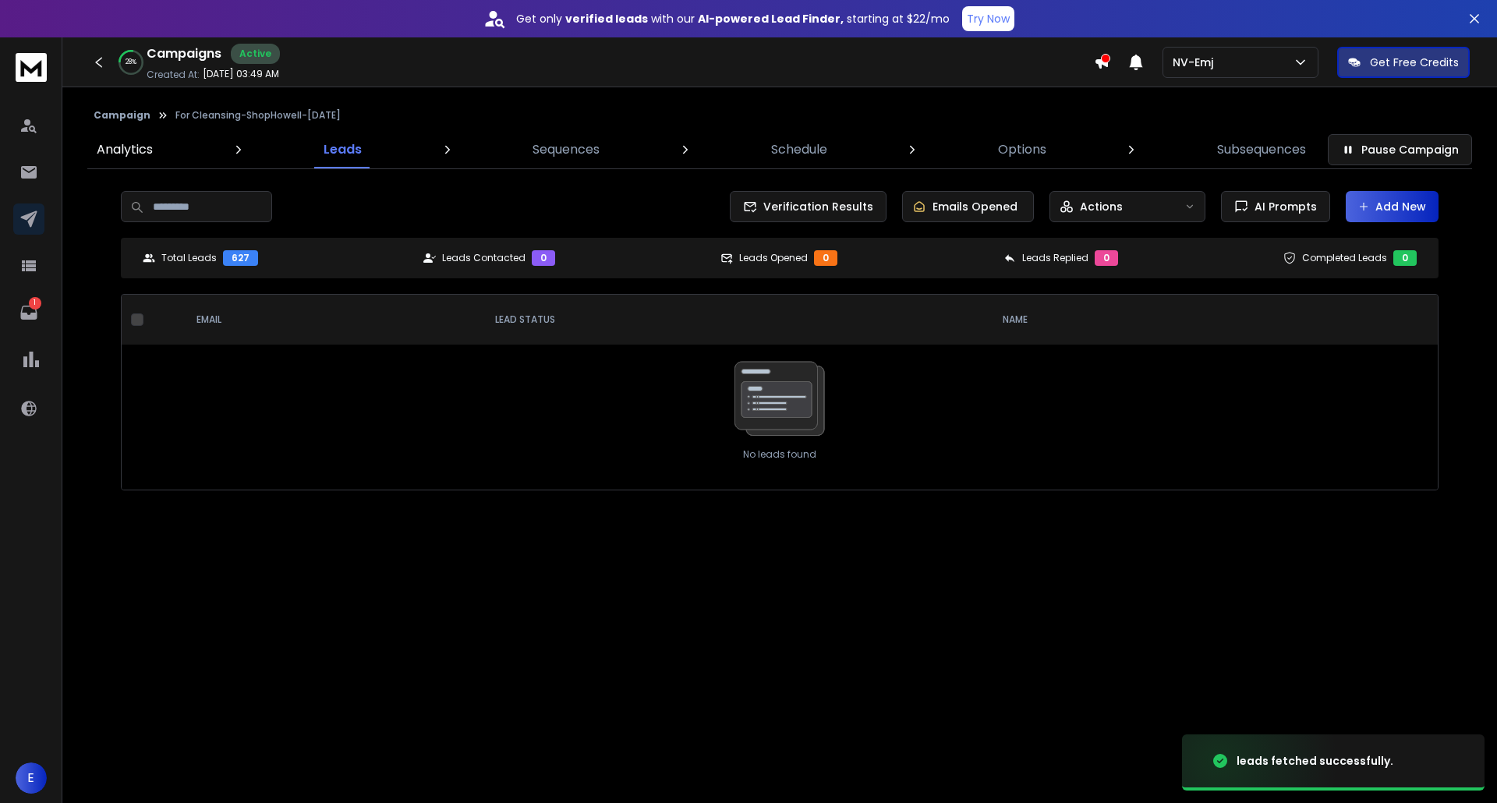
click at [147, 150] on p "Analytics" at bounding box center [125, 149] width 56 height 19
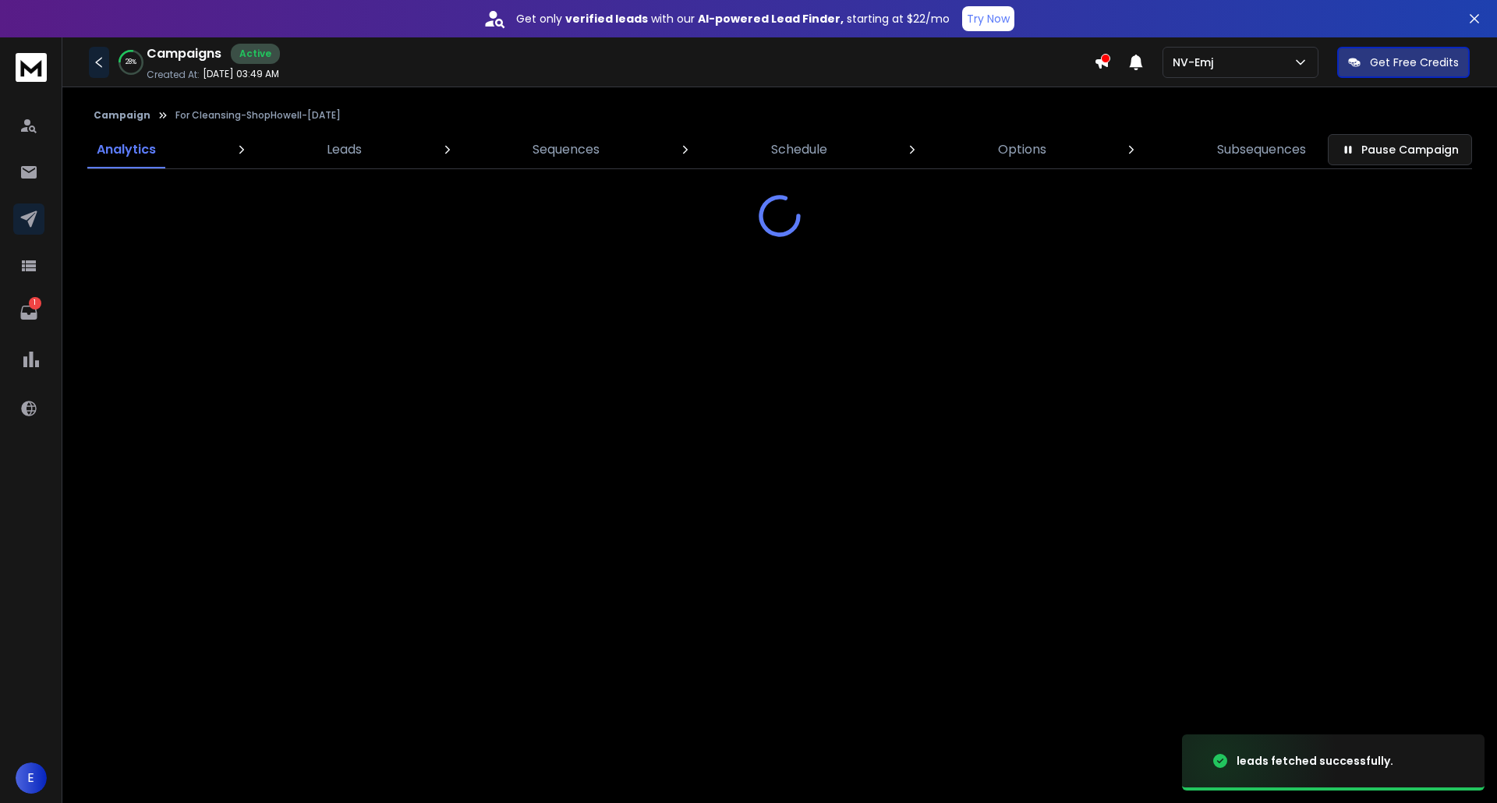
click at [97, 56] on icon at bounding box center [99, 62] width 14 height 14
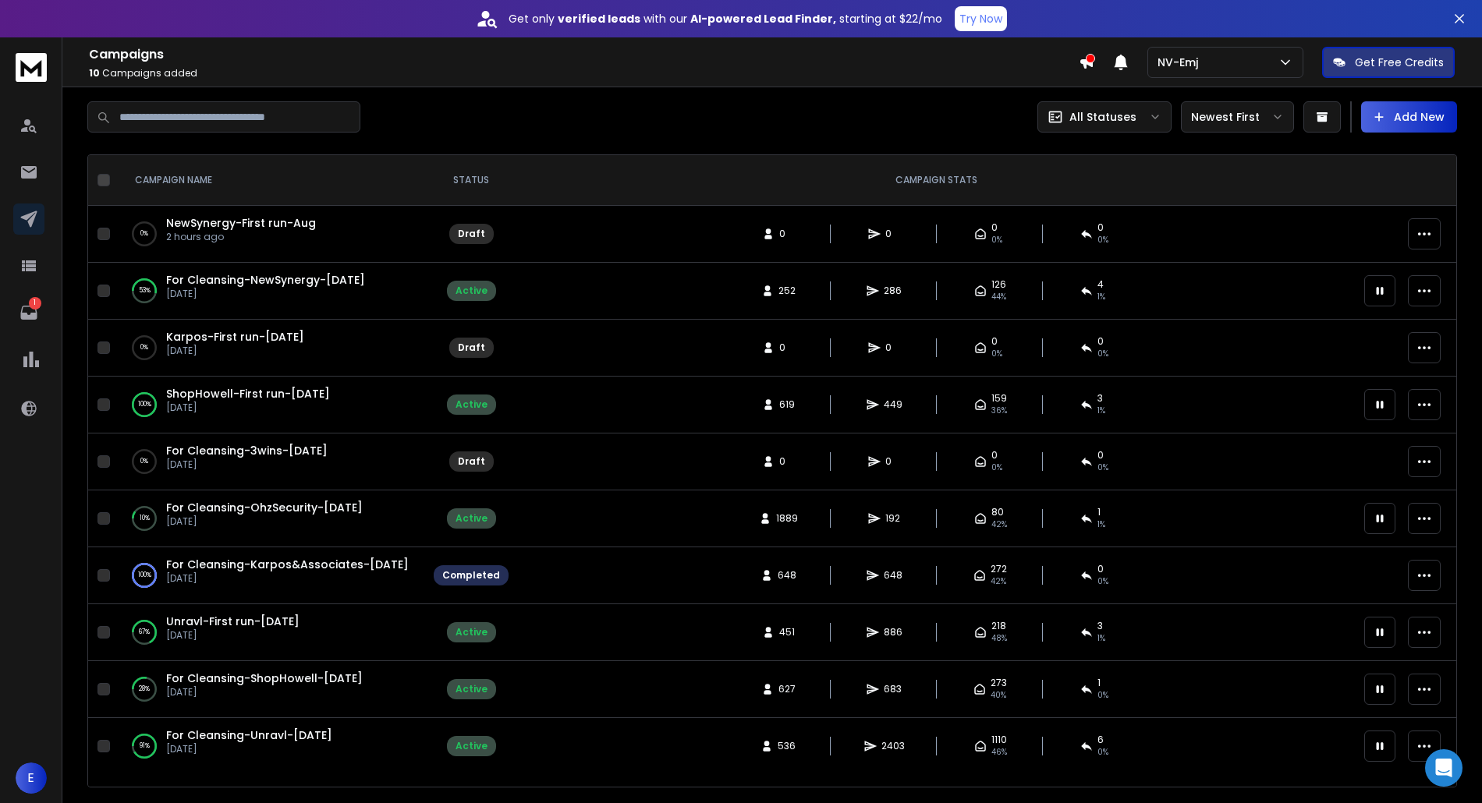
scroll to position [4, 0]
click at [300, 225] on span "NewSynergy-First run-Aug" at bounding box center [241, 223] width 150 height 16
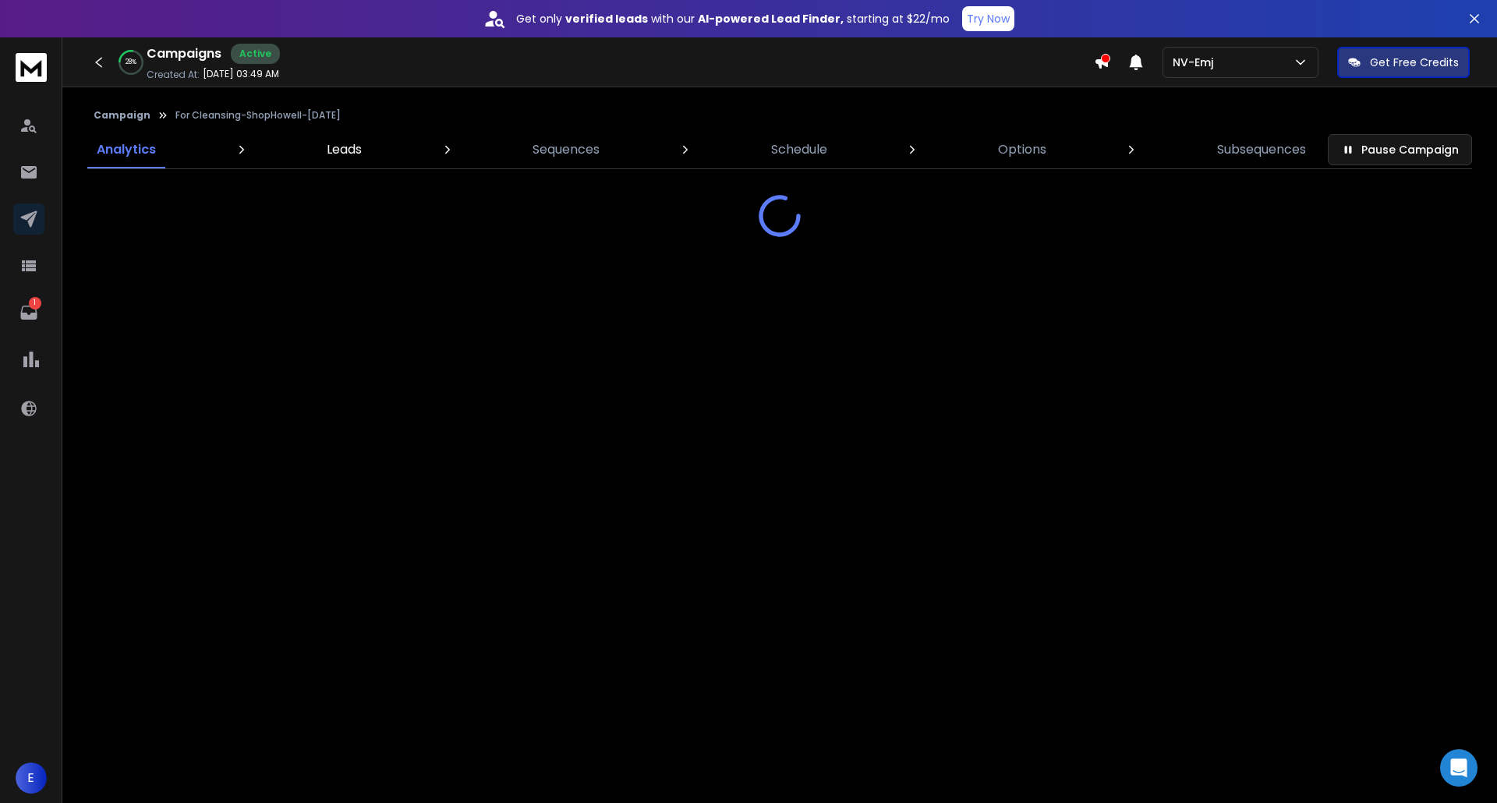
click at [360, 154] on p "Leads" at bounding box center [344, 149] width 35 height 19
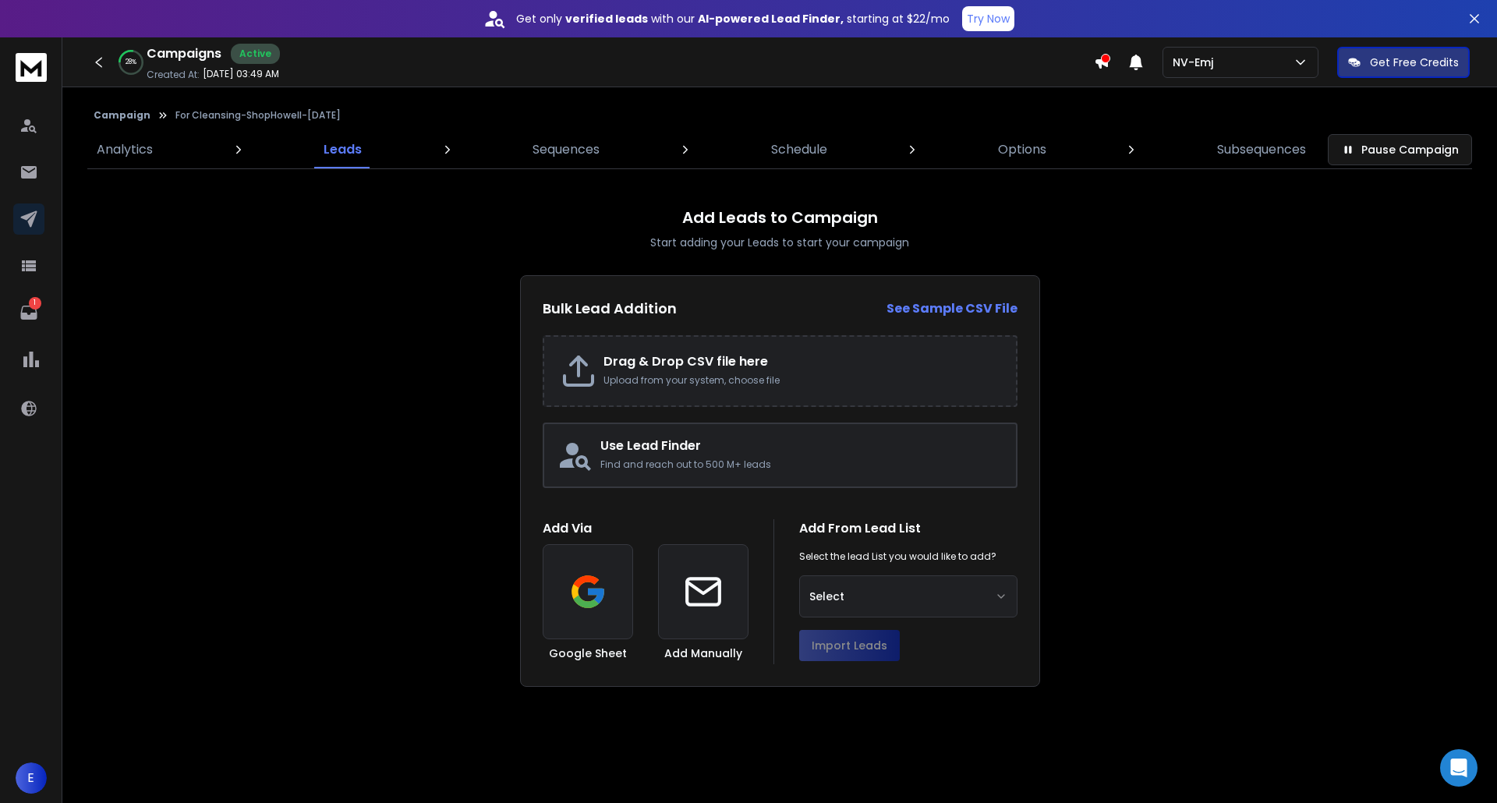
drag, startPoint x: 95, startPoint y: 62, endPoint x: 107, endPoint y: 94, distance: 34.0
click at [97, 66] on icon at bounding box center [99, 62] width 14 height 14
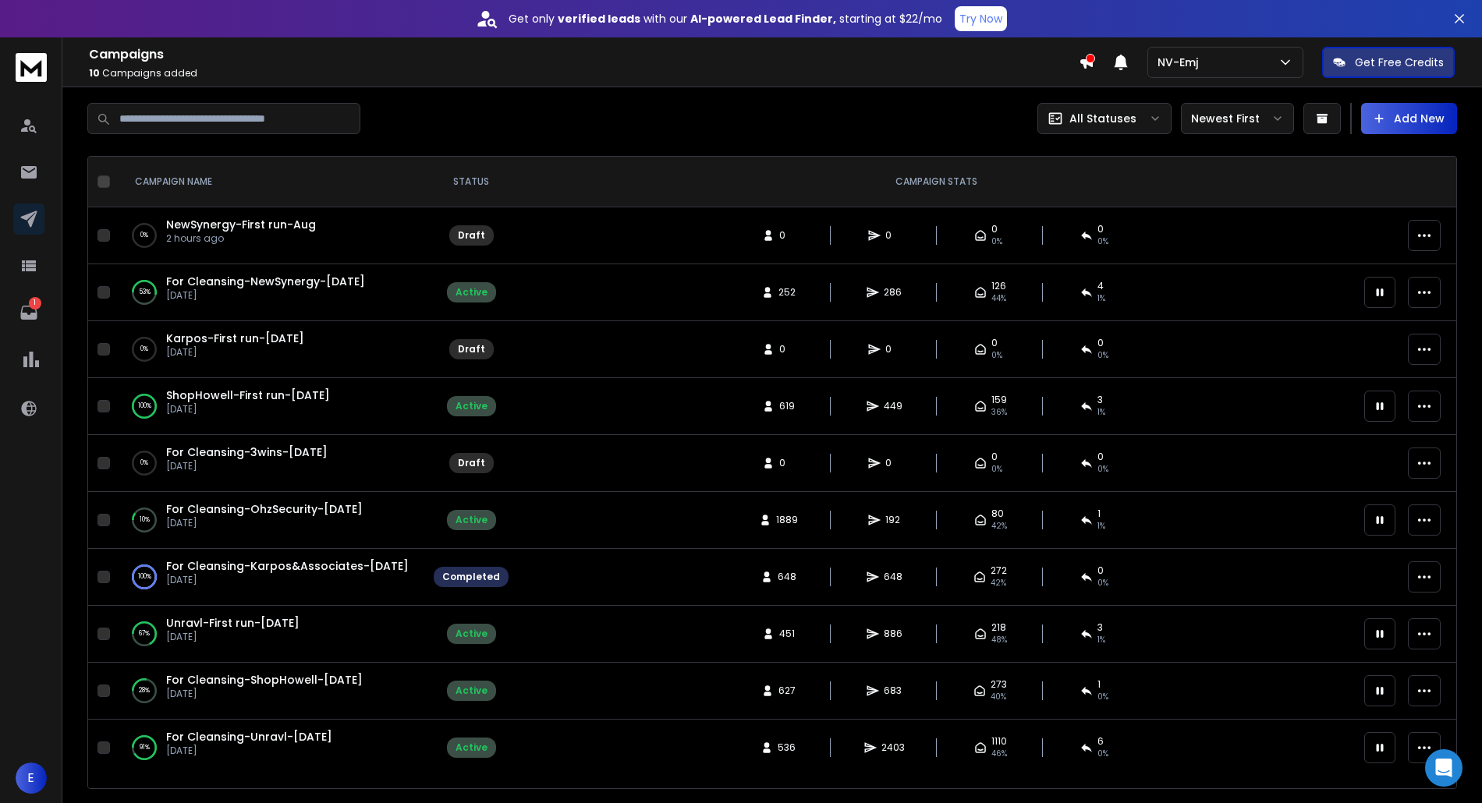
click at [306, 278] on span "For Cleansing-NewSynergy-[DATE]" at bounding box center [265, 282] width 199 height 16
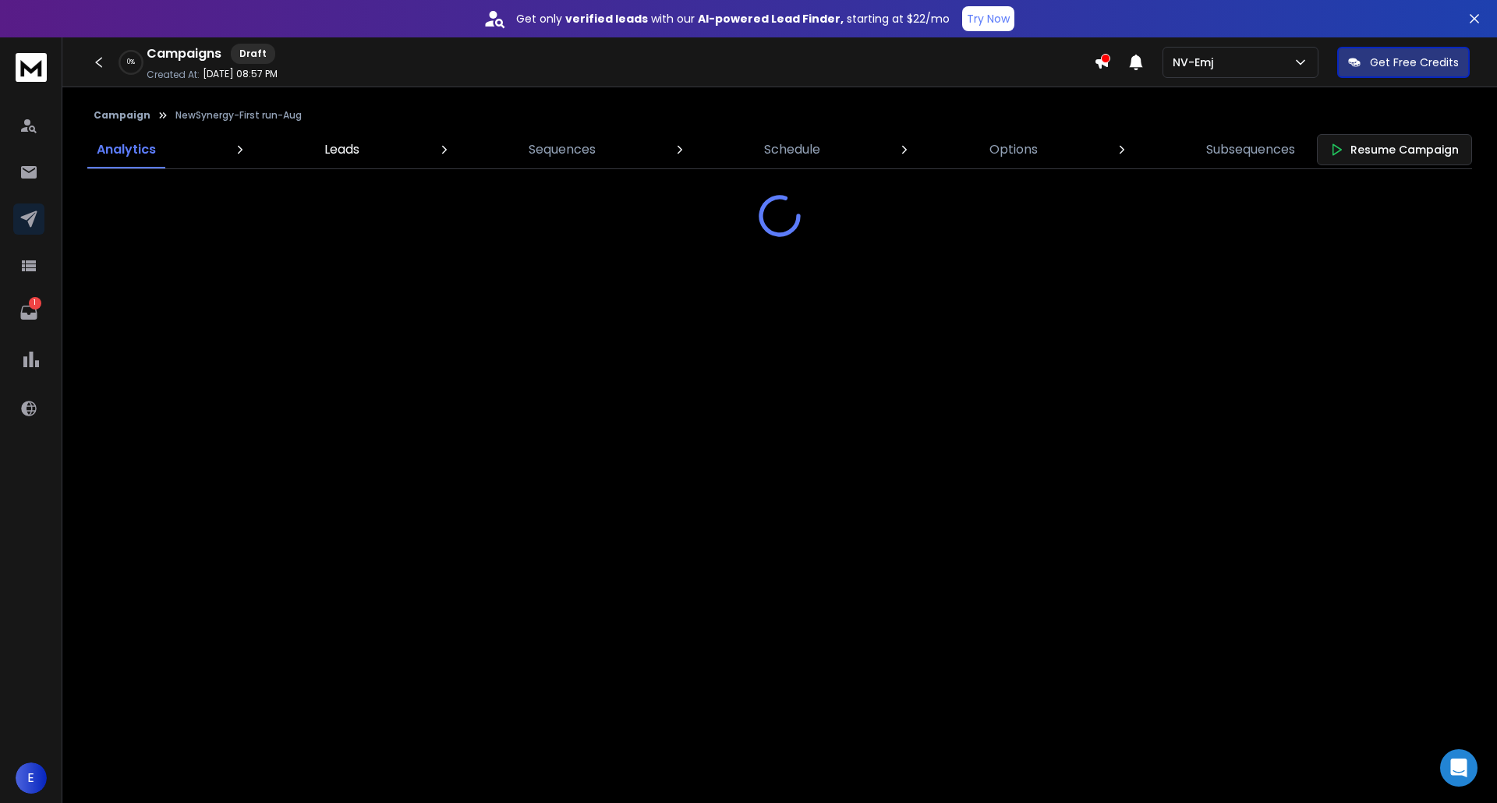
click at [349, 151] on p "Leads" at bounding box center [341, 149] width 35 height 19
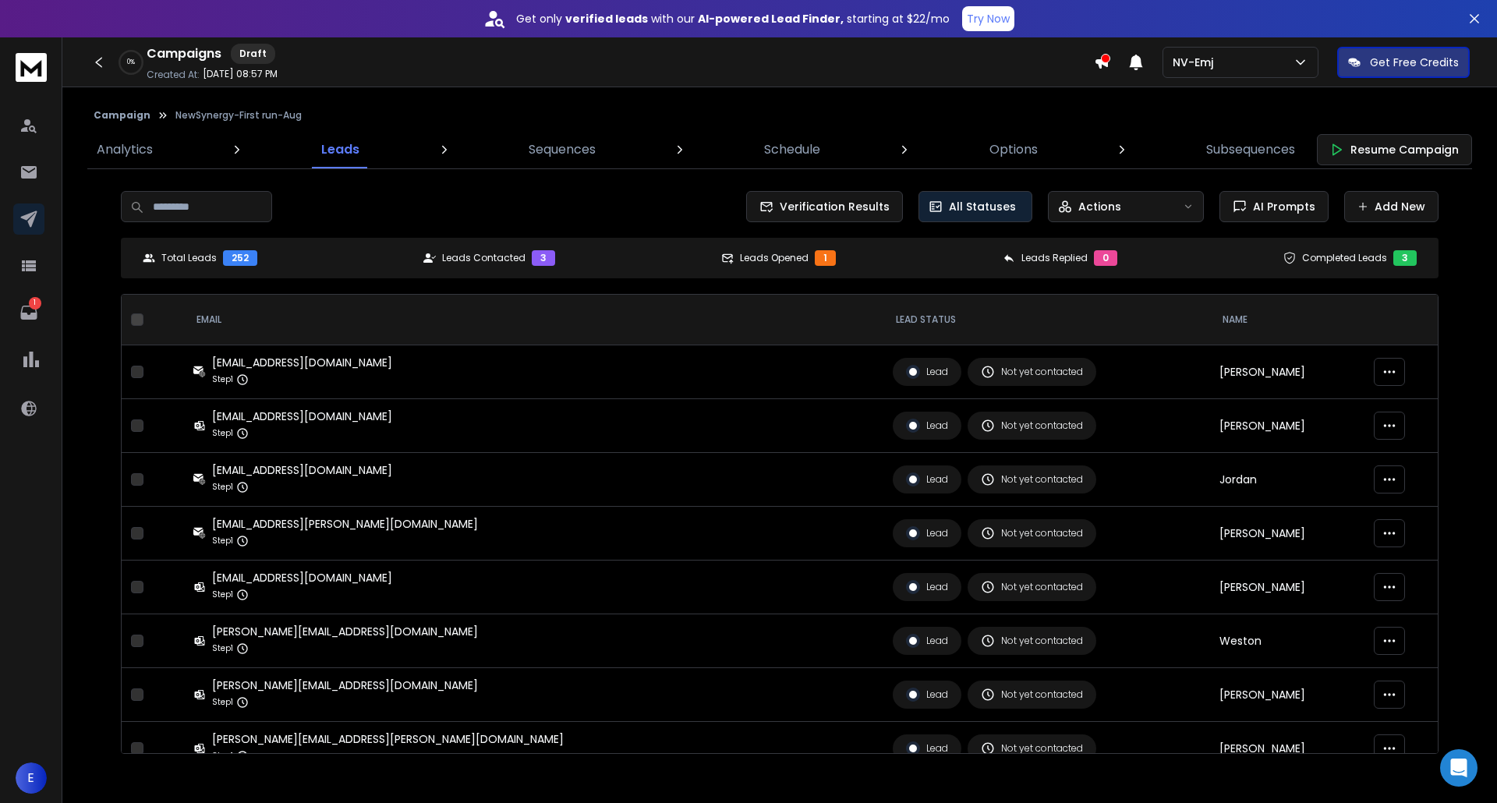
click at [1012, 200] on p "All Statuses" at bounding box center [982, 207] width 67 height 16
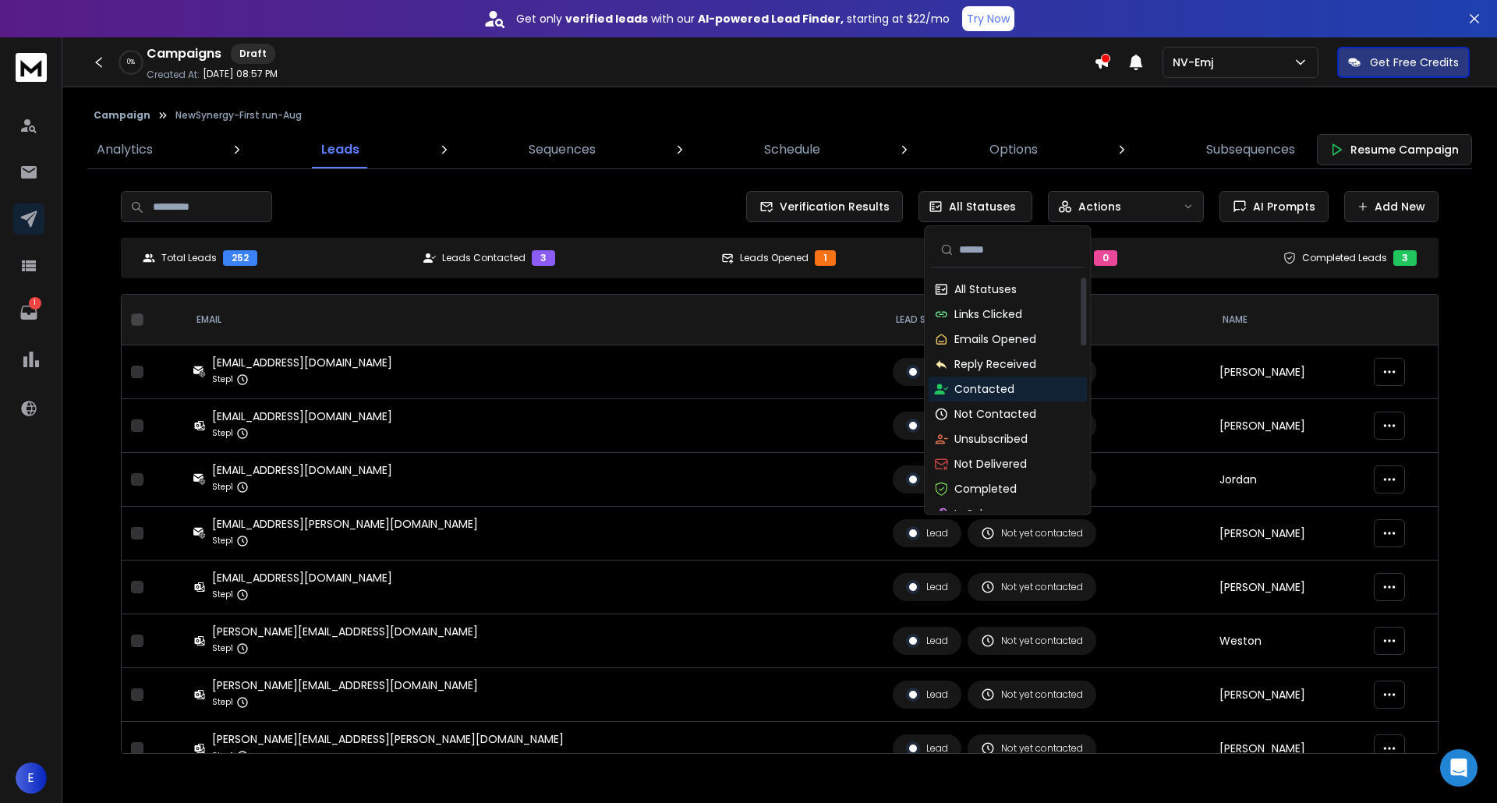
click at [989, 390] on p "Contacted" at bounding box center [985, 389] width 60 height 16
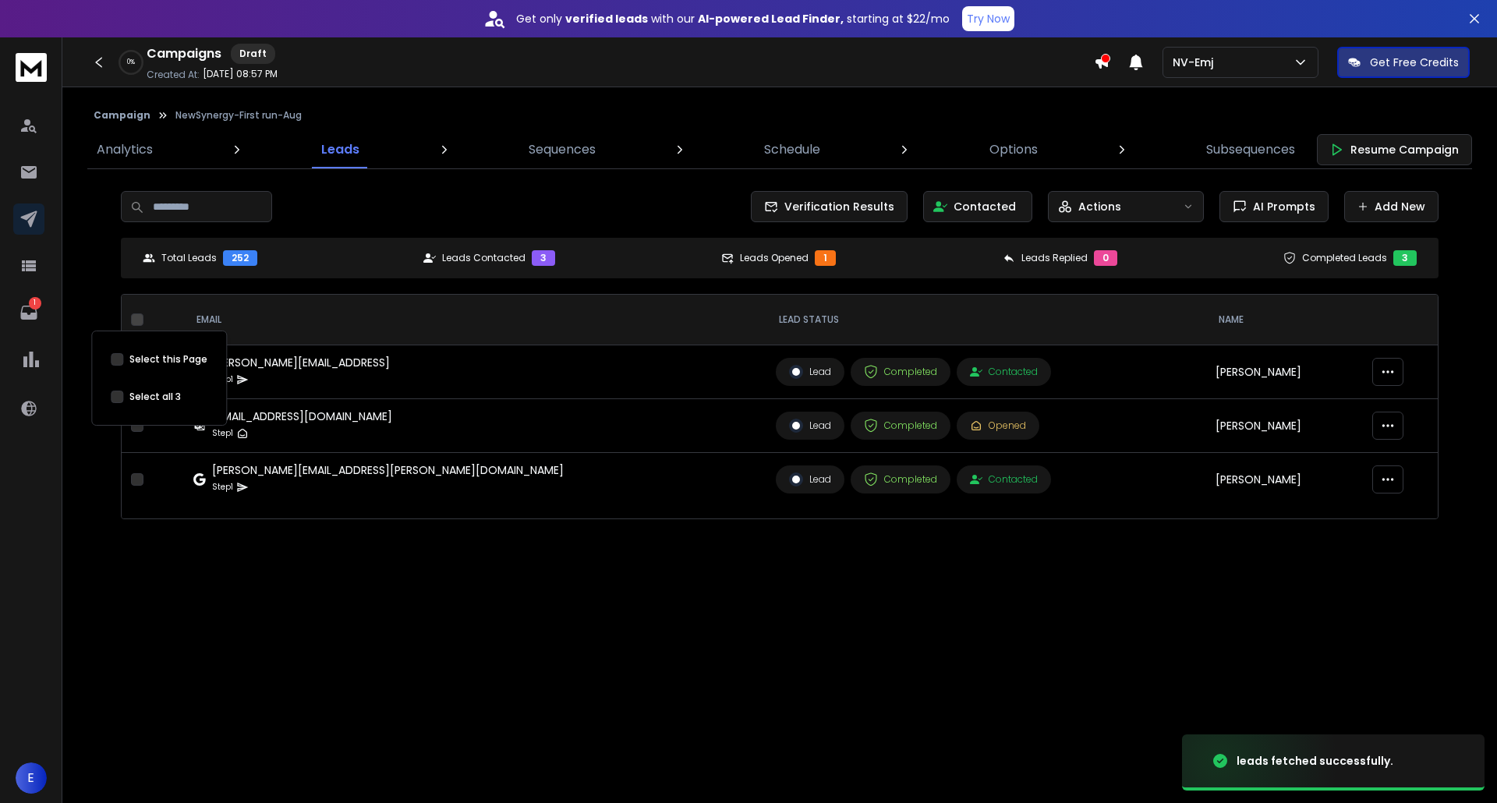
click at [120, 393] on button "Select this Page" at bounding box center [117, 397] width 12 height 12
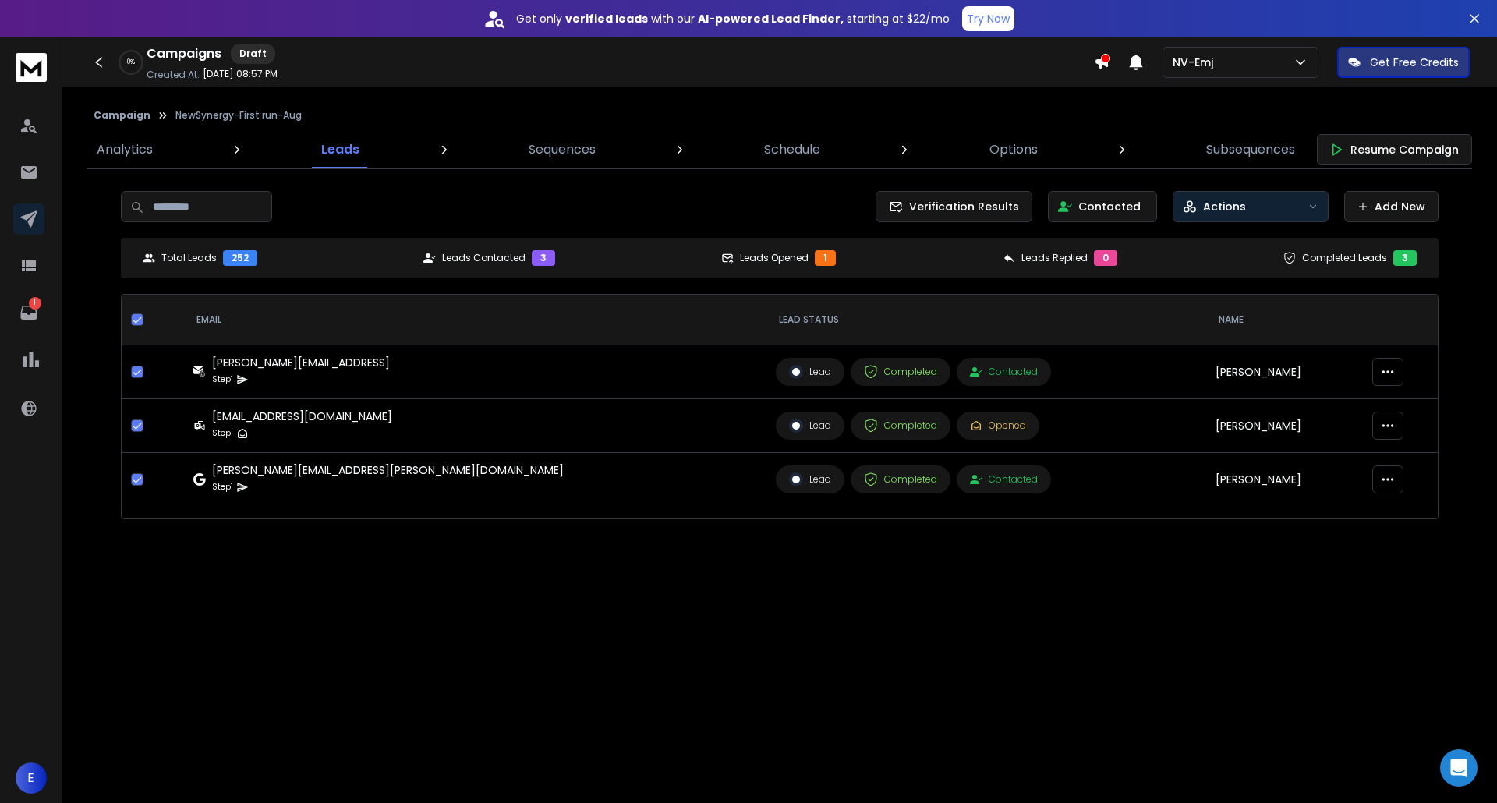
click at [1238, 207] on p "Actions" at bounding box center [1224, 207] width 43 height 16
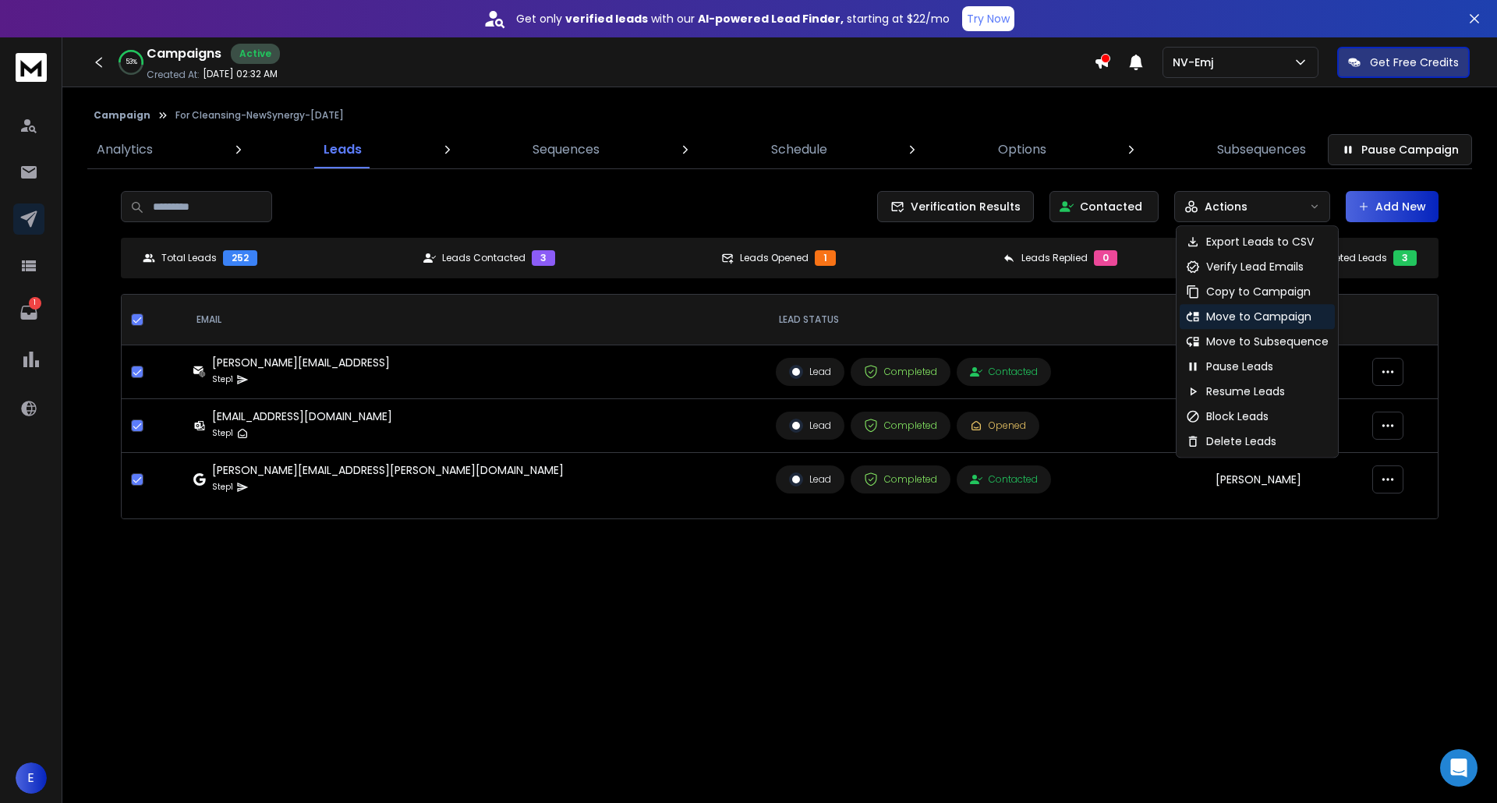
click at [1255, 309] on p "Move to Campaign" at bounding box center [1259, 317] width 105 height 16
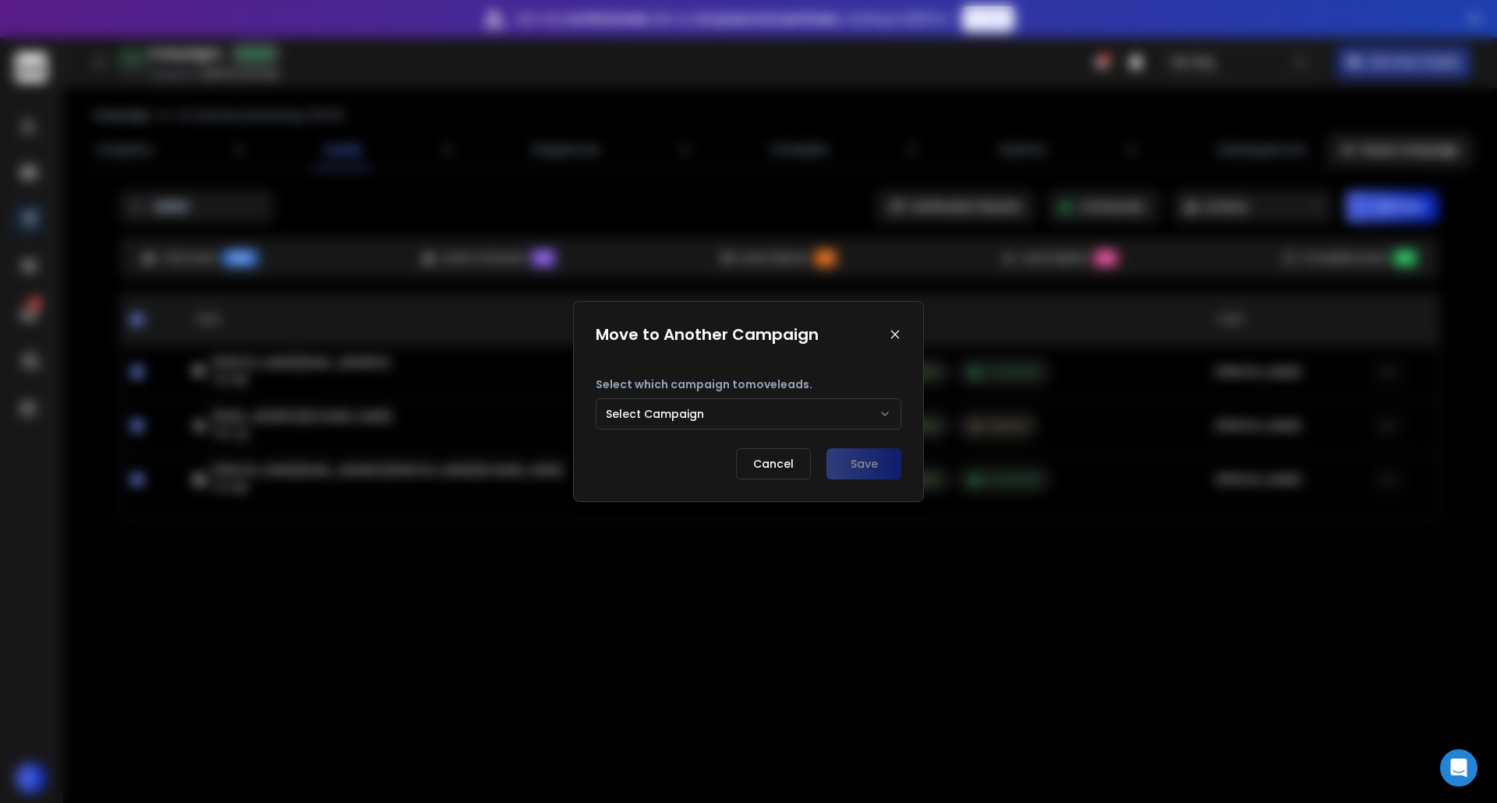
click at [753, 413] on button "Select Campaign" at bounding box center [749, 414] width 306 height 31
click at [891, 469] on button "Save" at bounding box center [864, 463] width 75 height 31
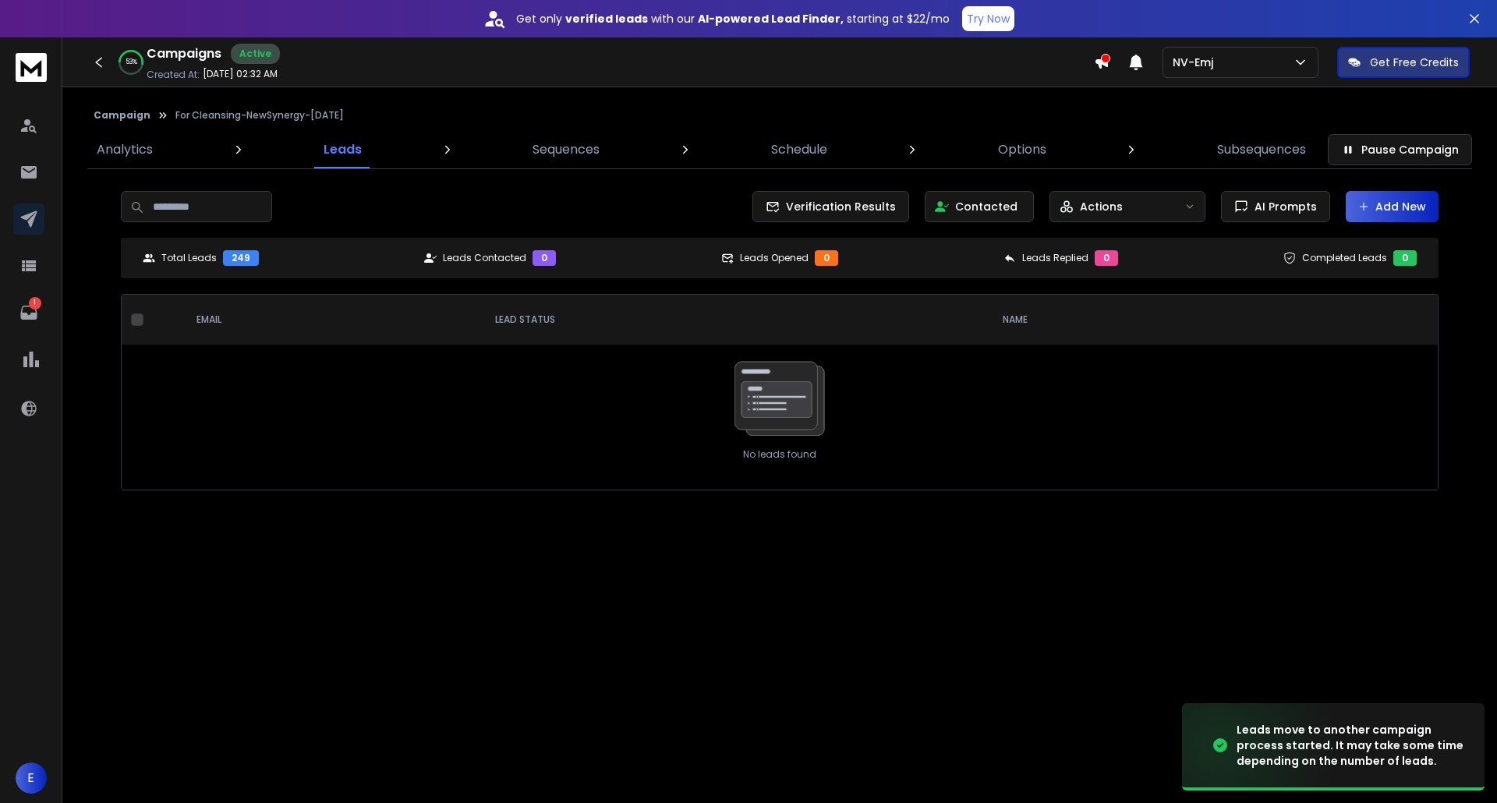
click at [87, 60] on div "53 % Campaigns Active Created At: Aug 16, 2025, 02:32 AM NV-Emj Get Free Credits" at bounding box center [748, 62] width 1497 height 50
click at [98, 61] on icon at bounding box center [99, 62] width 14 height 14
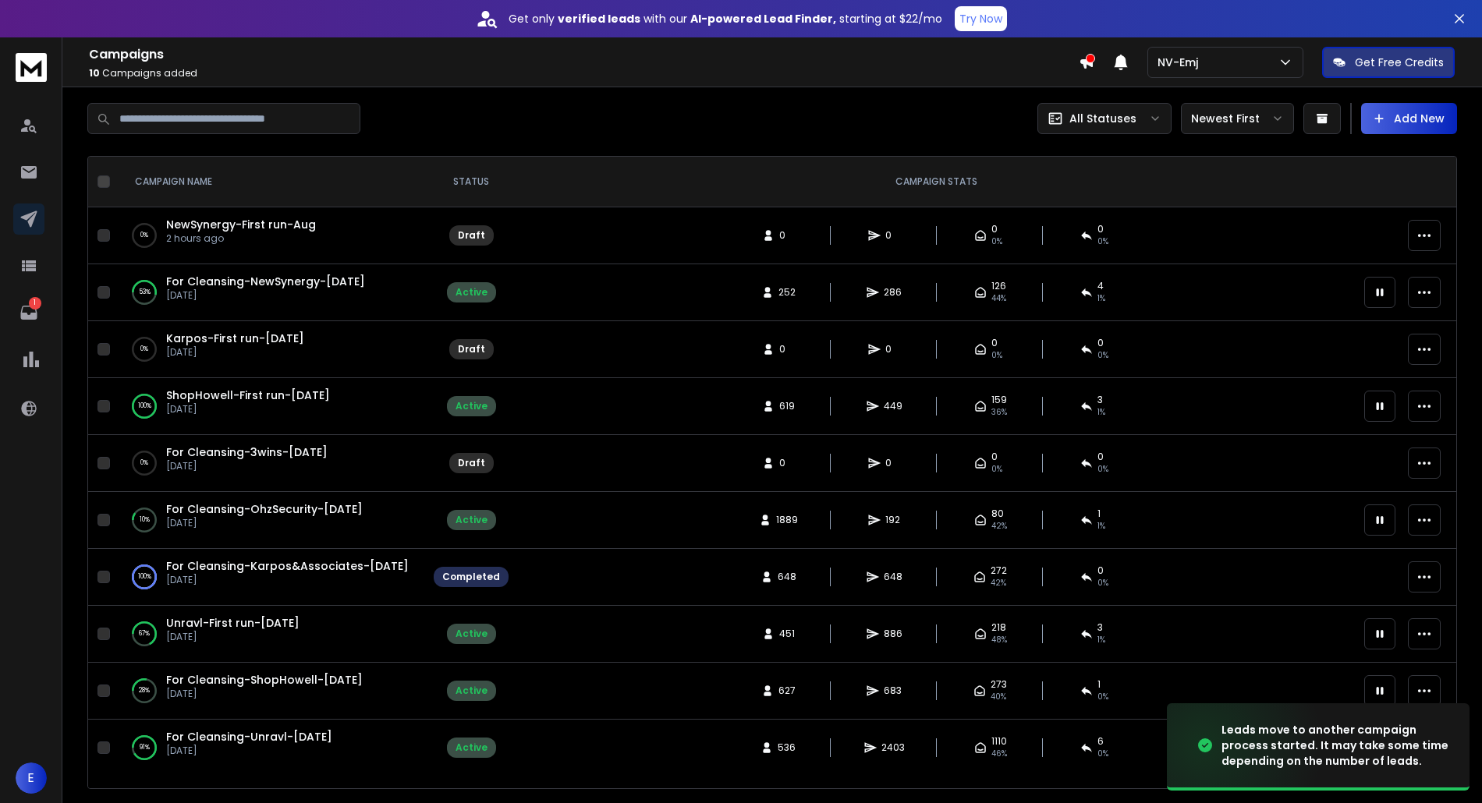
click at [278, 234] on p "2 hours ago" at bounding box center [241, 238] width 150 height 12
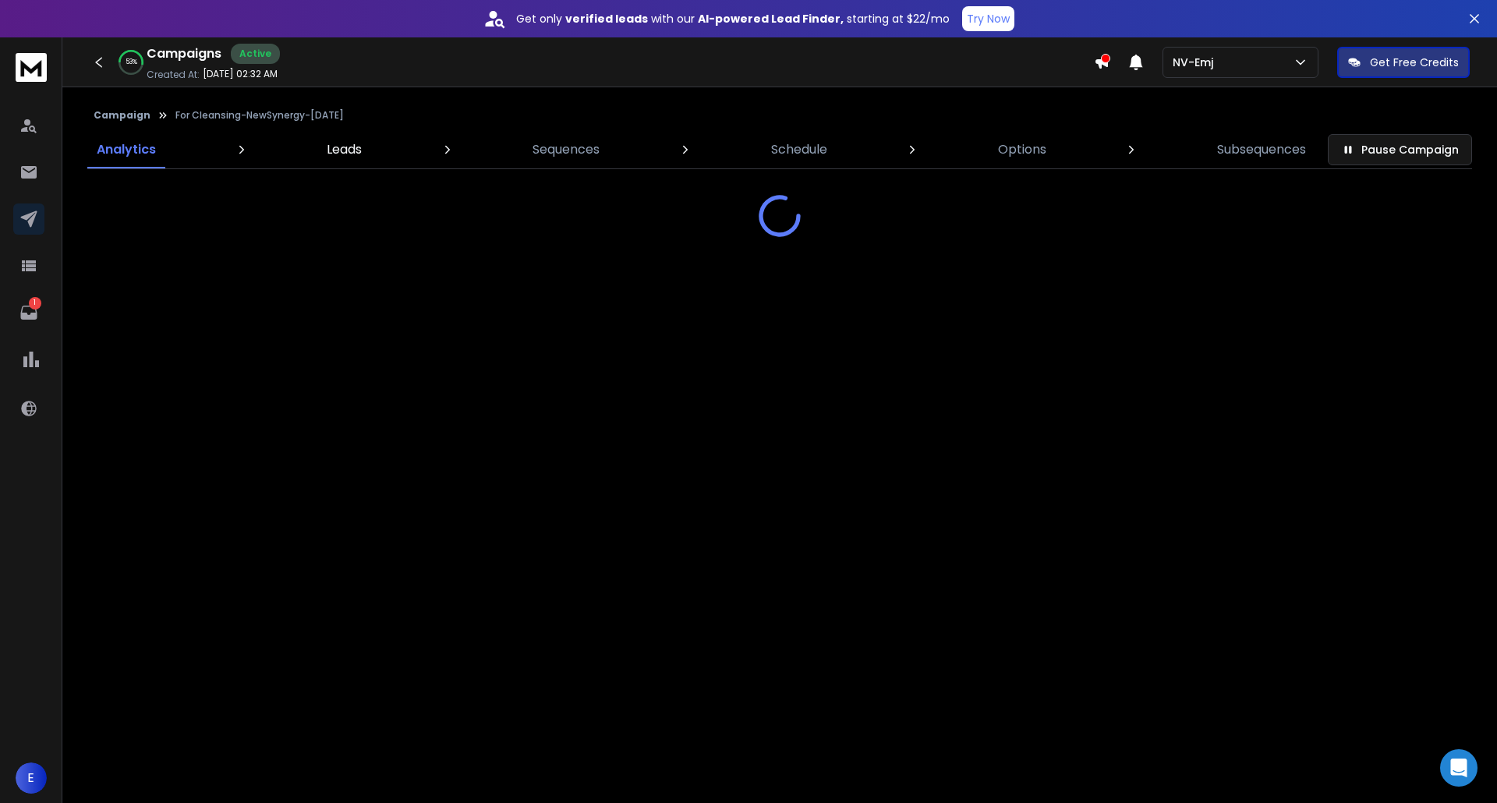
click at [331, 144] on p "Leads" at bounding box center [344, 149] width 35 height 19
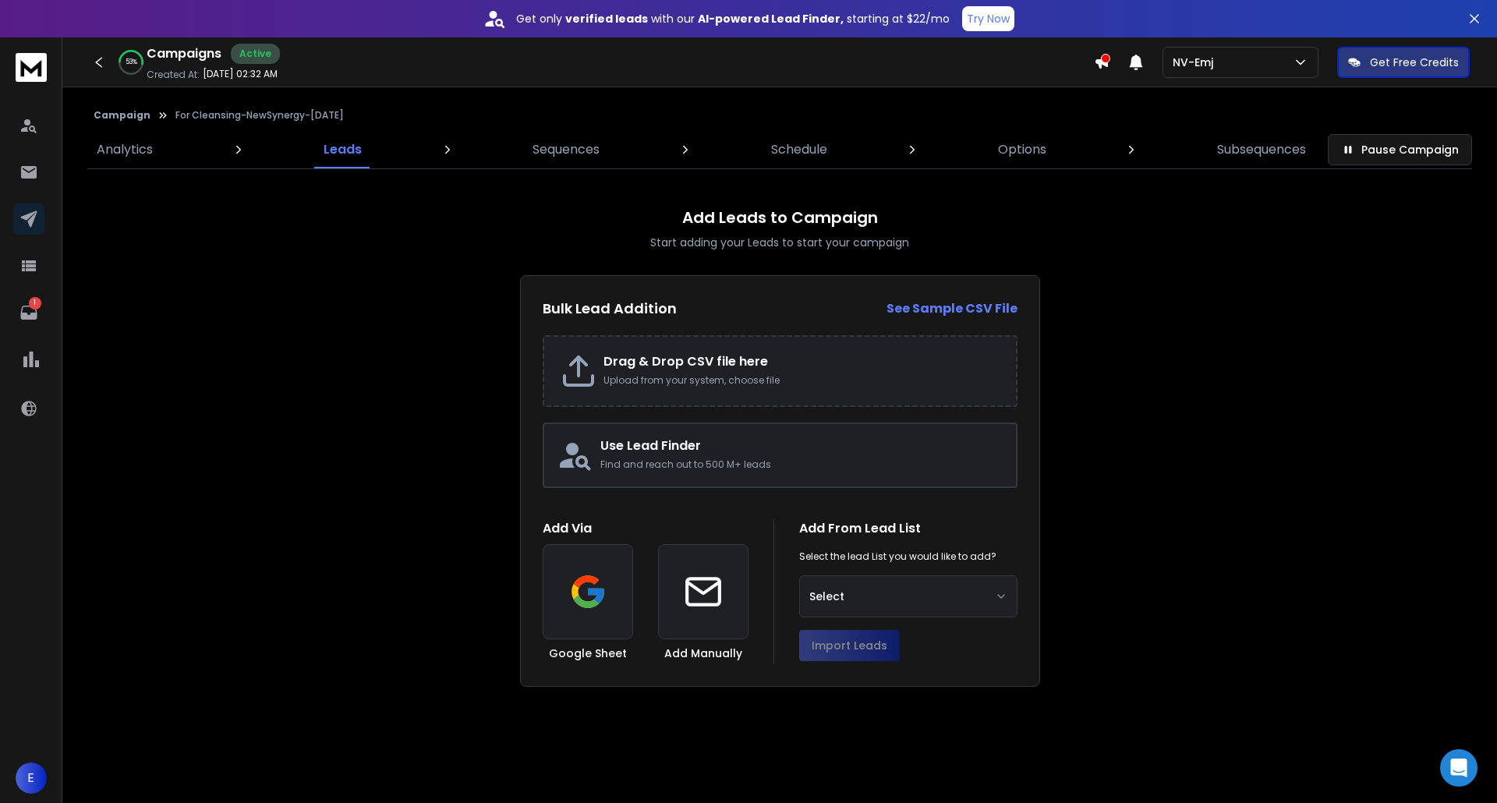
click at [307, 343] on div "Add Leads to Campaign Start adding your Leads to start your campaign Bulk Lead …" at bounding box center [780, 439] width 1373 height 496
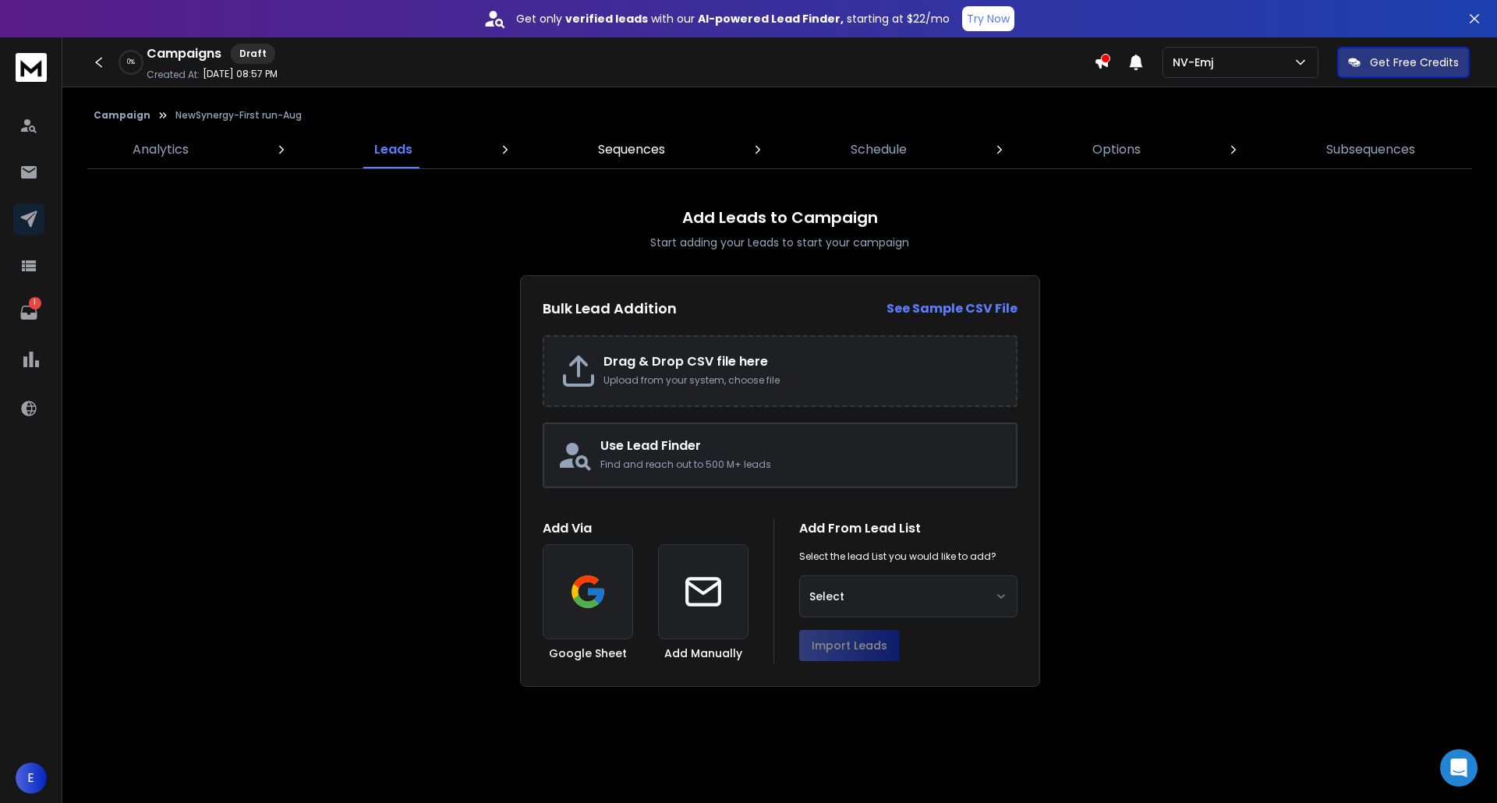
click at [628, 131] on link "Sequences" at bounding box center [632, 149] width 86 height 37
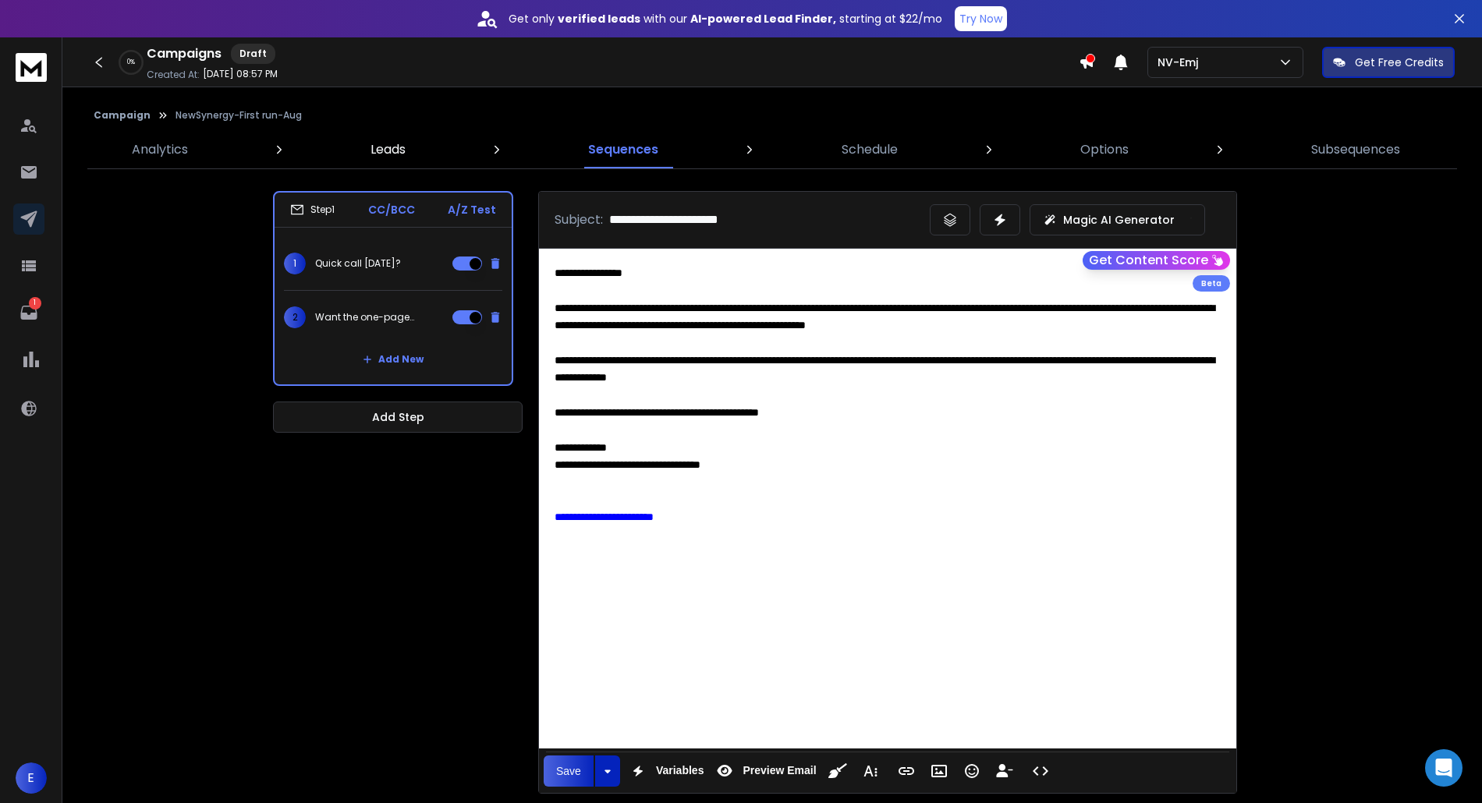
click at [367, 145] on link "Leads" at bounding box center [388, 149] width 54 height 37
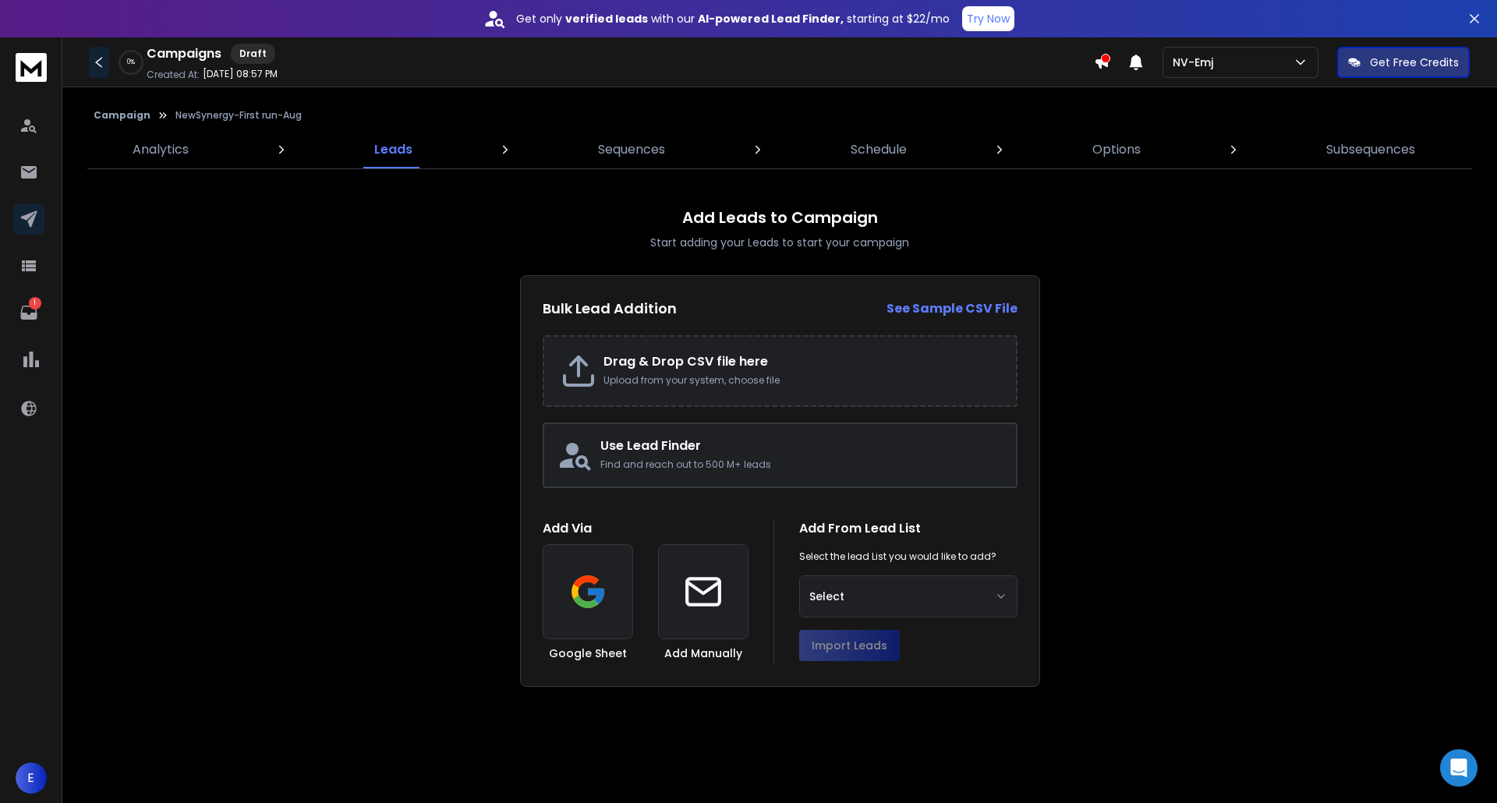
click at [106, 62] on button at bounding box center [99, 62] width 20 height 31
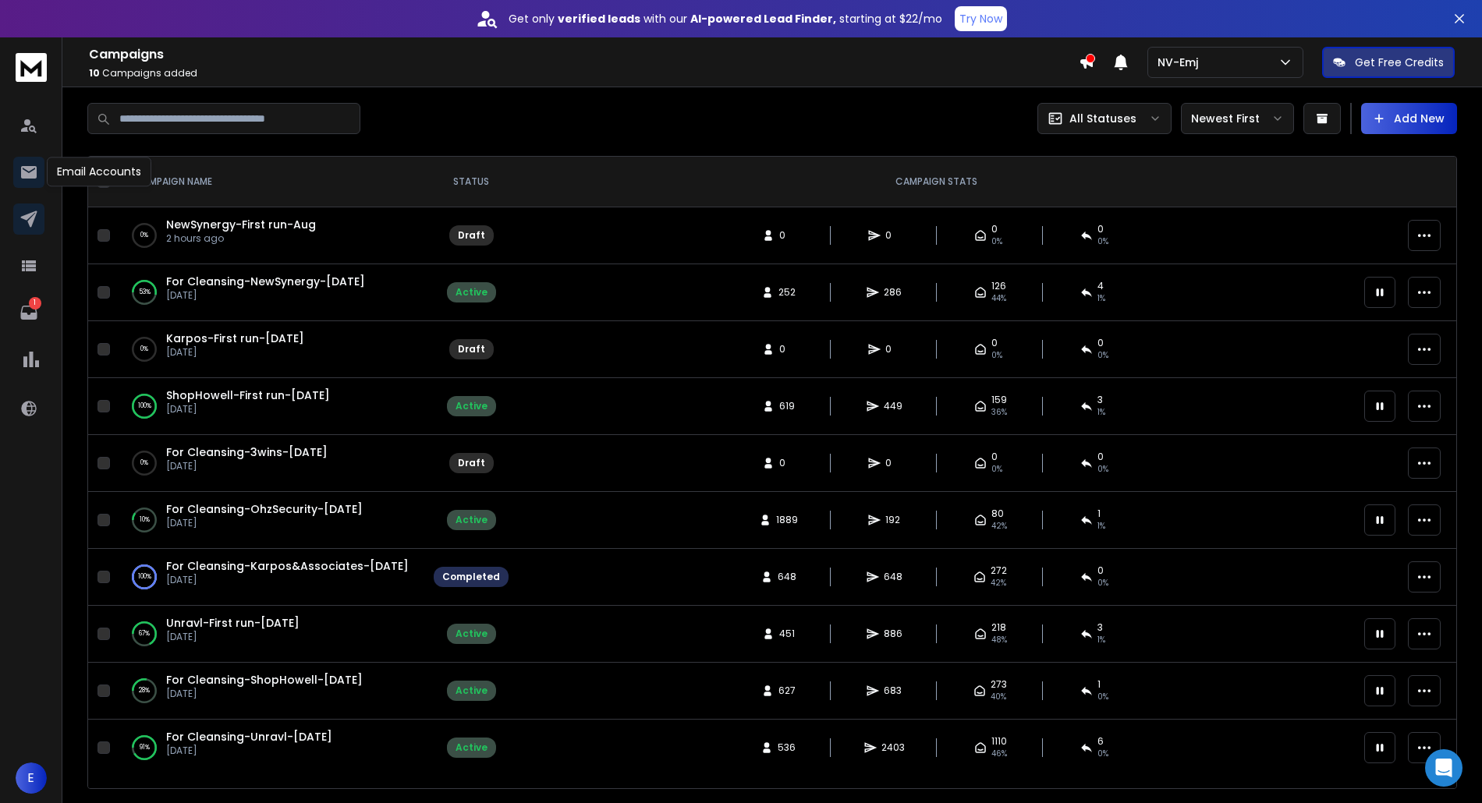
click at [31, 172] on icon at bounding box center [29, 172] width 16 height 12
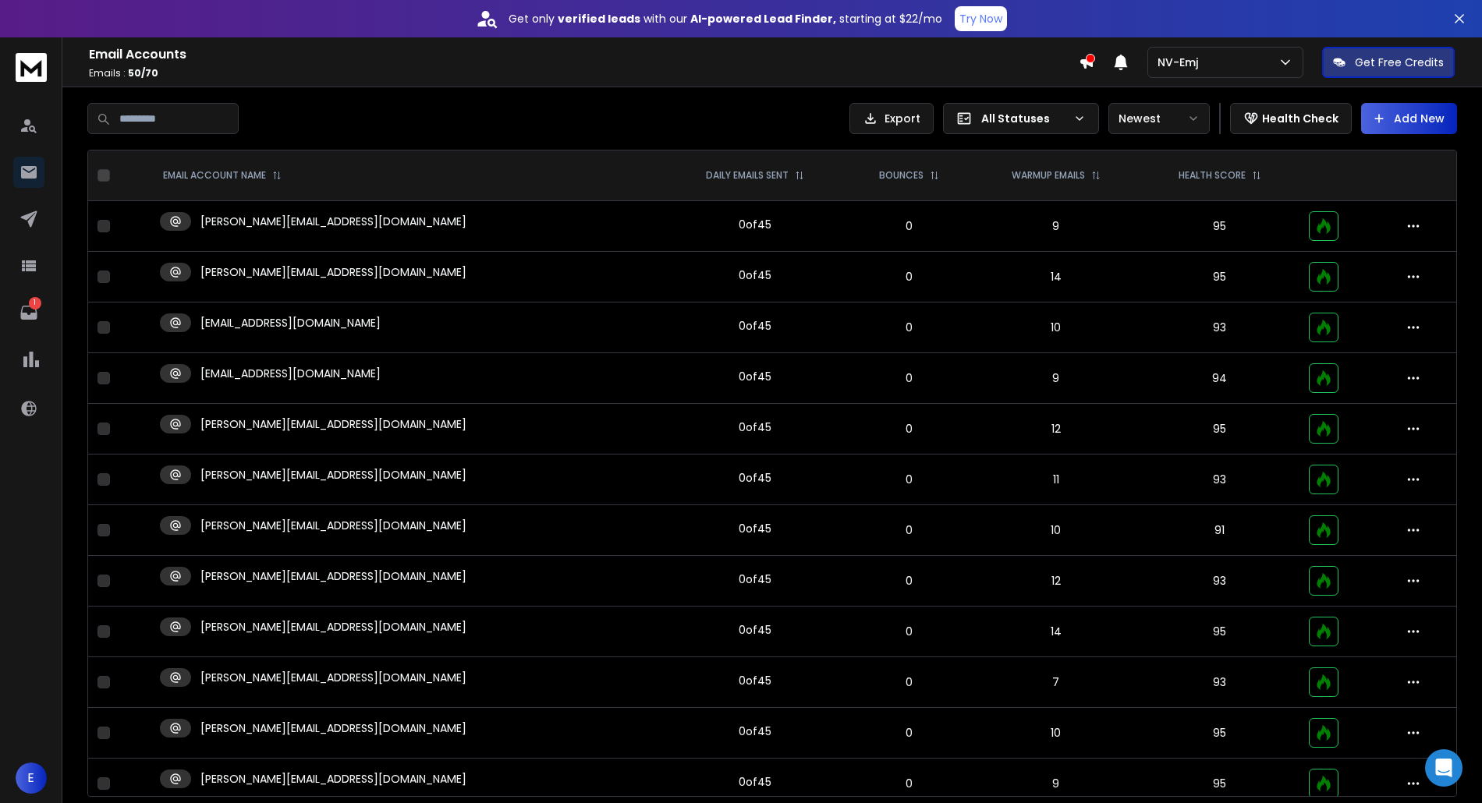
click at [846, 239] on td "0" at bounding box center [909, 226] width 126 height 51
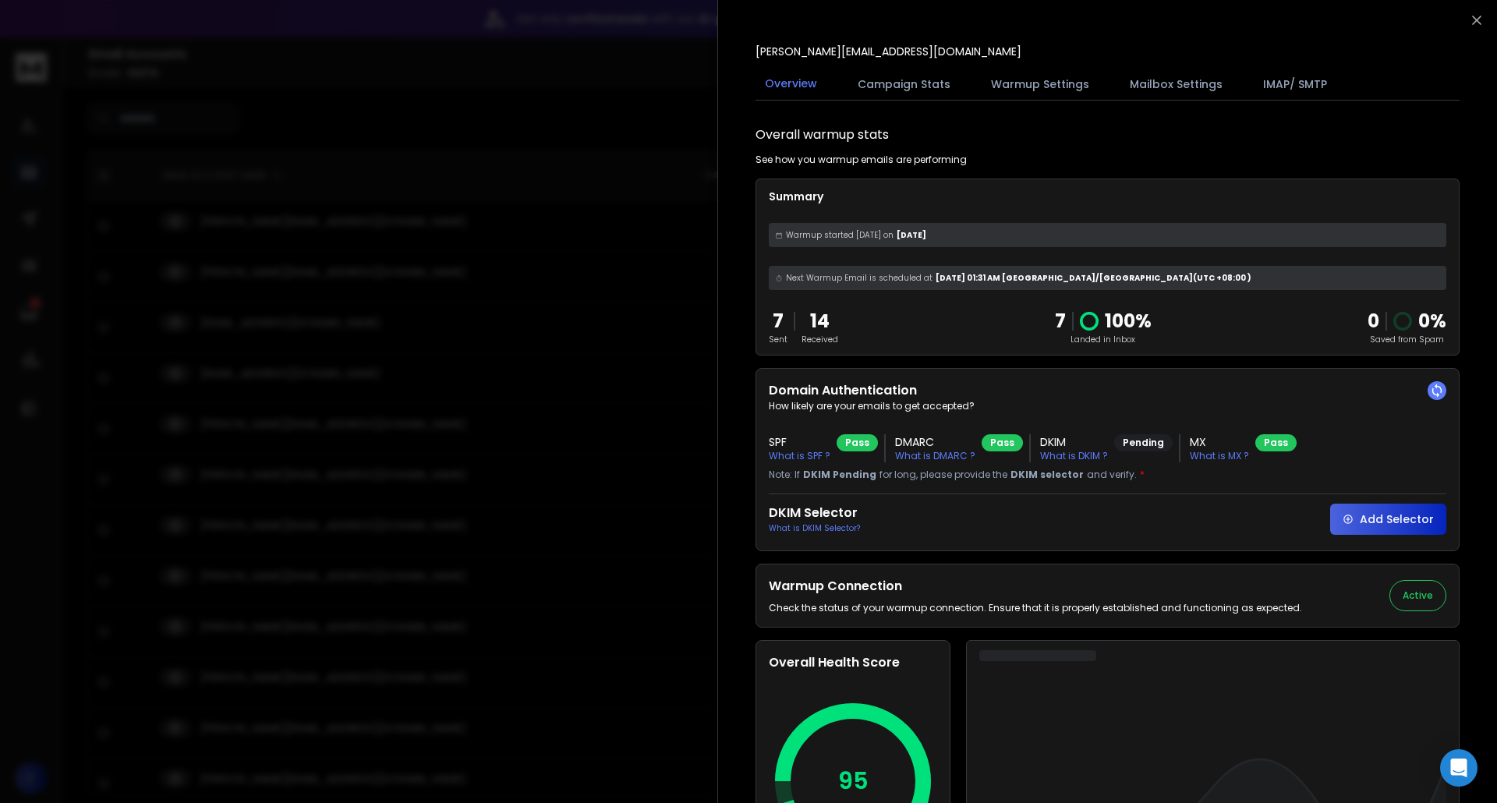
click at [1065, 67] on div "allan@email.pulsereach.site Overview Campaign Stats Warmup Settings Mailbox Set…" at bounding box center [1108, 674] width 742 height 1310
click at [1176, 70] on button "Mailbox Settings" at bounding box center [1177, 84] width 112 height 34
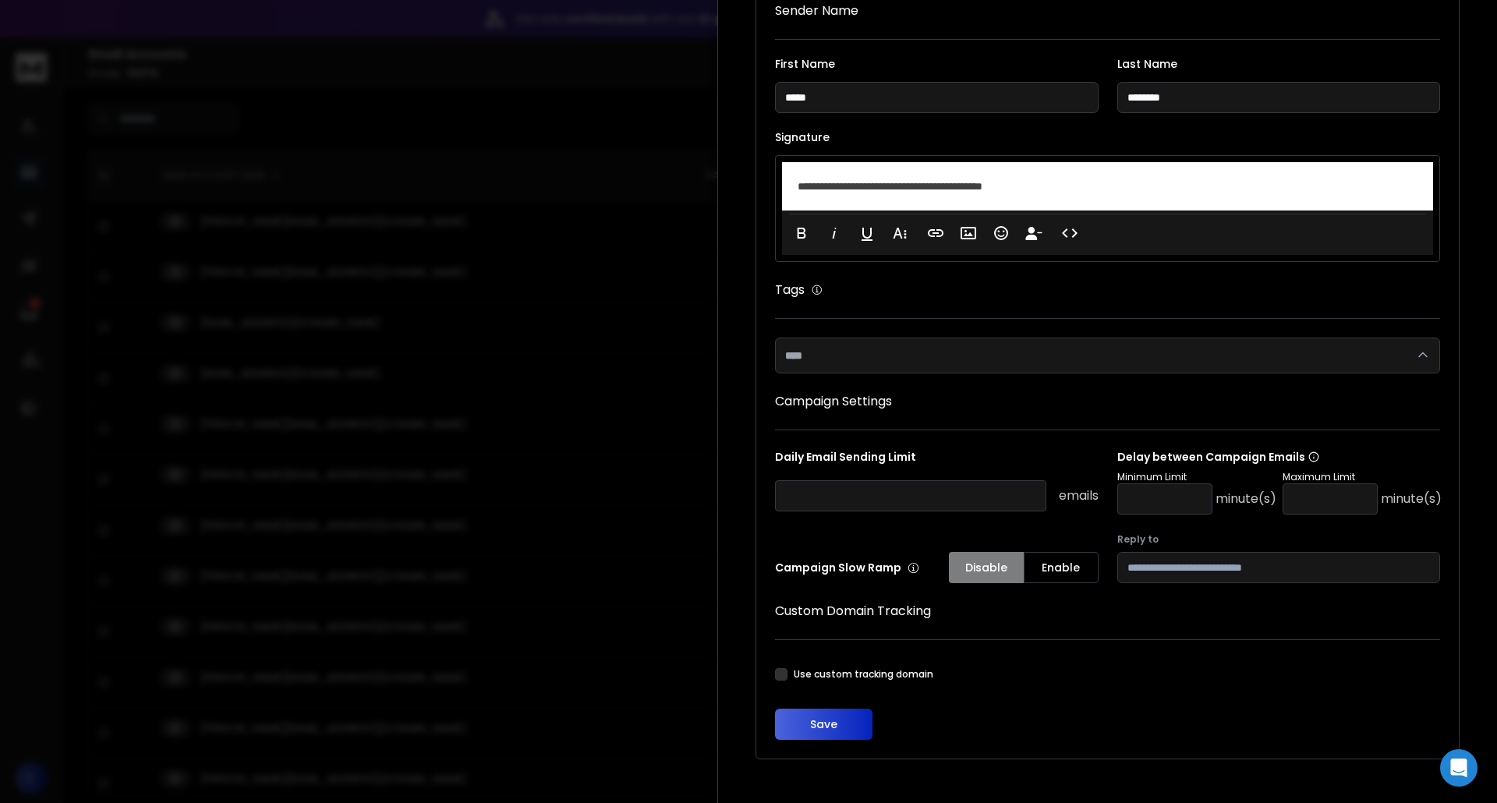
scroll to position [28, 0]
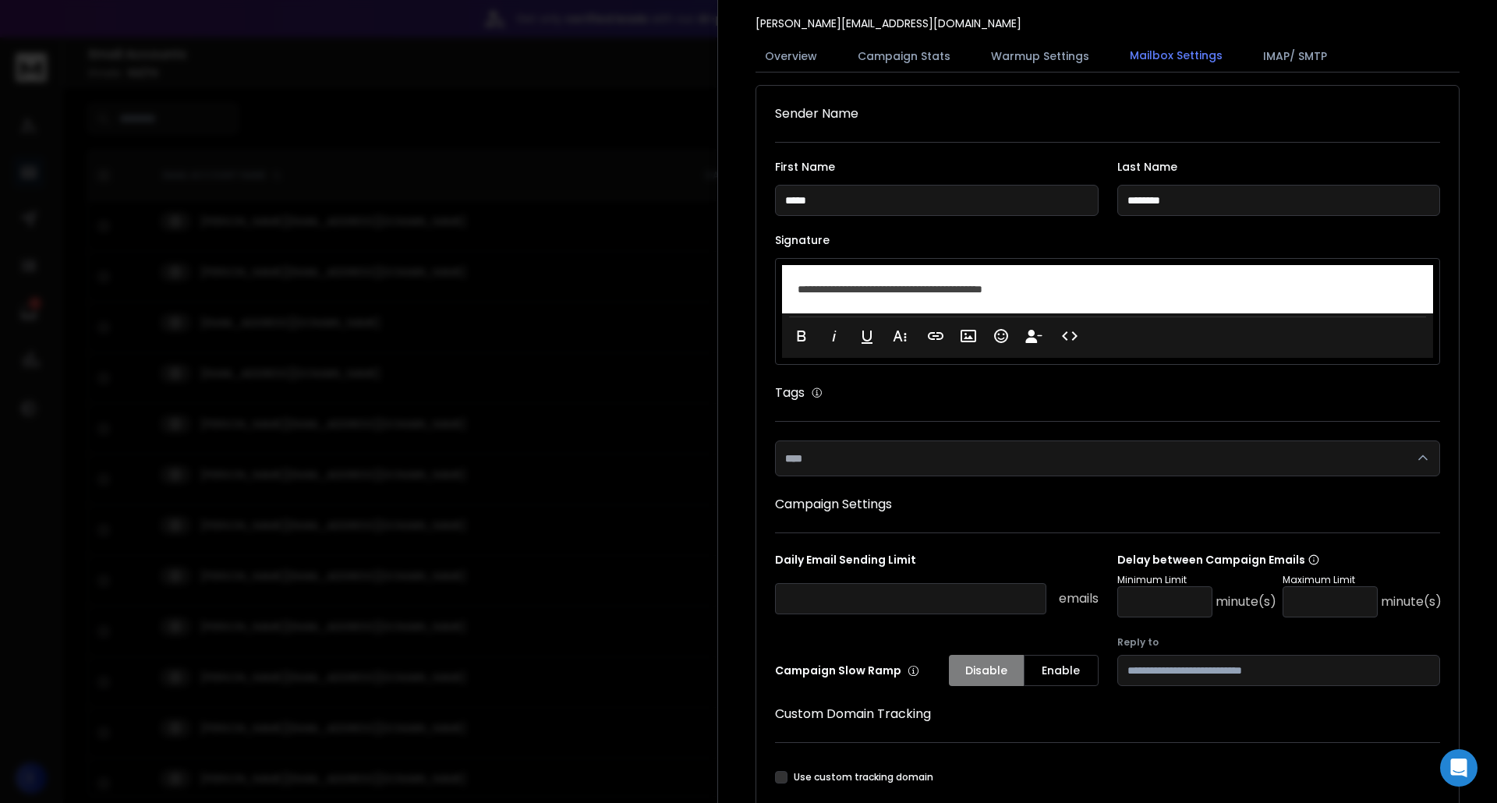
click at [952, 285] on div "**********" at bounding box center [1105, 289] width 615 height 17
drag, startPoint x: 1099, startPoint y: 284, endPoint x: 875, endPoint y: 293, distance: 224.0
click at [875, 293] on div "**********" at bounding box center [1105, 289] width 615 height 17
click at [1123, 289] on div "**********" at bounding box center [1105, 289] width 615 height 17
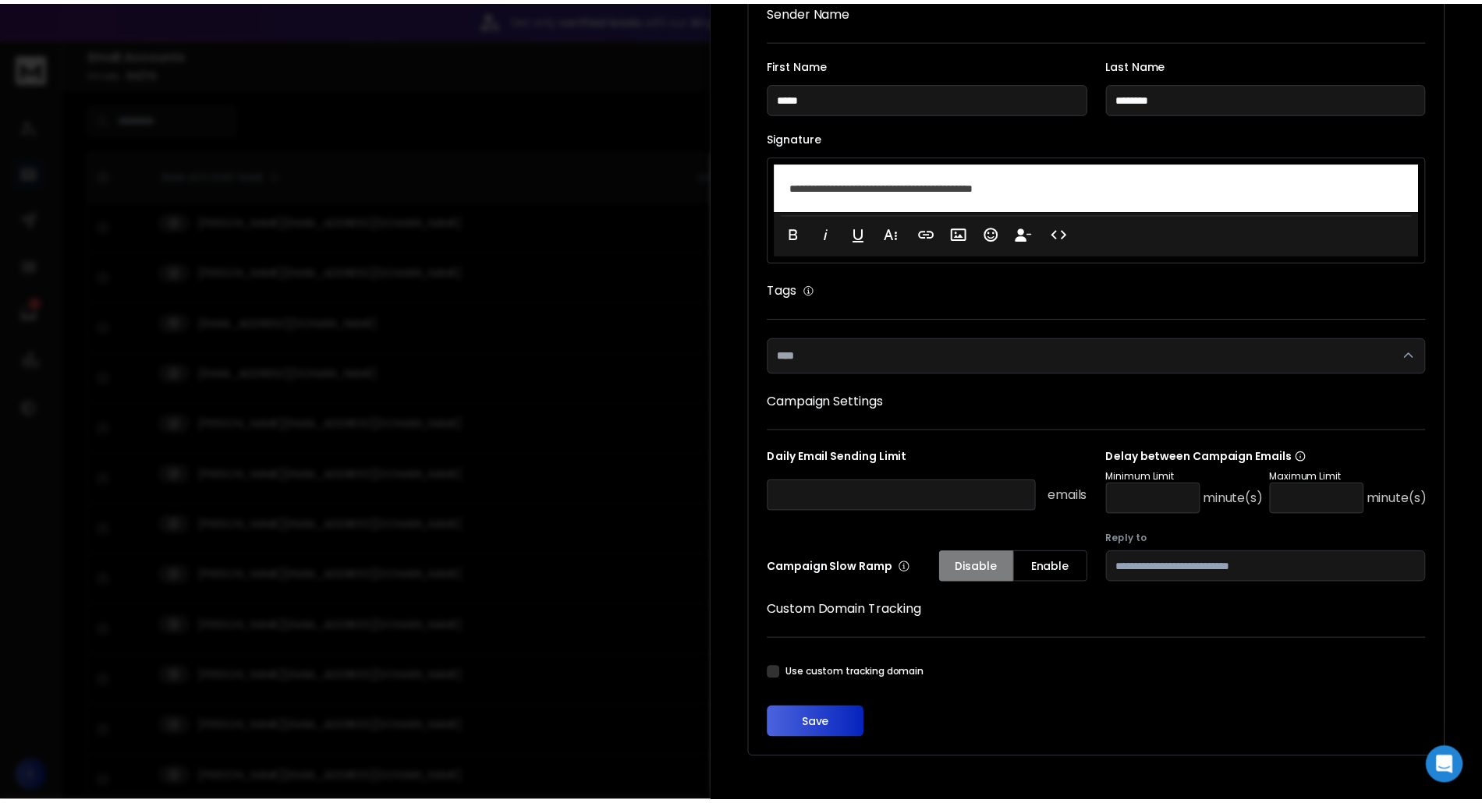
scroll to position [0, 0]
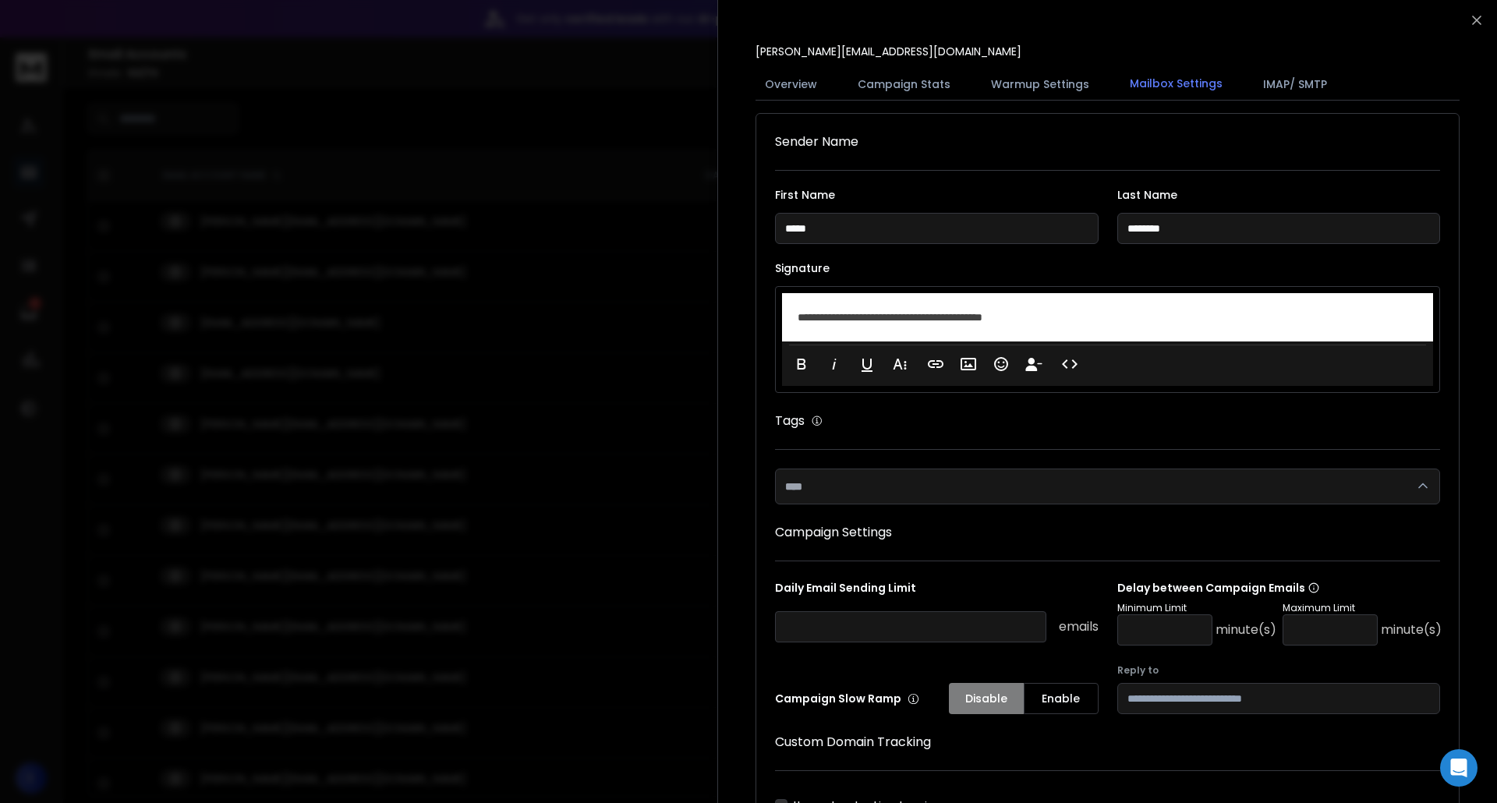
click at [1463, 25] on div "**********" at bounding box center [1108, 467] width 742 height 897
click at [1476, 19] on icon "button" at bounding box center [1477, 20] width 16 height 16
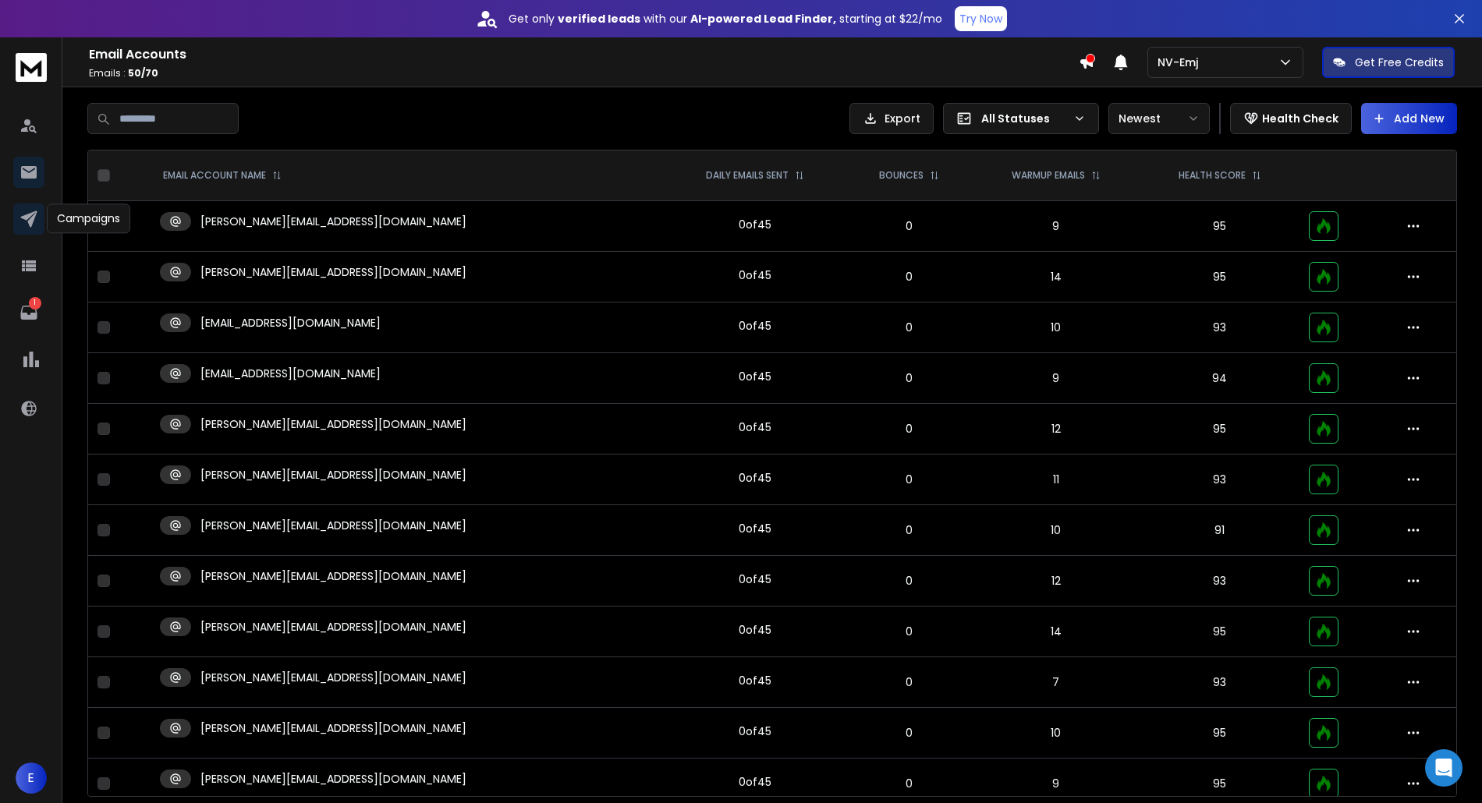
click at [29, 225] on icon at bounding box center [28, 219] width 16 height 16
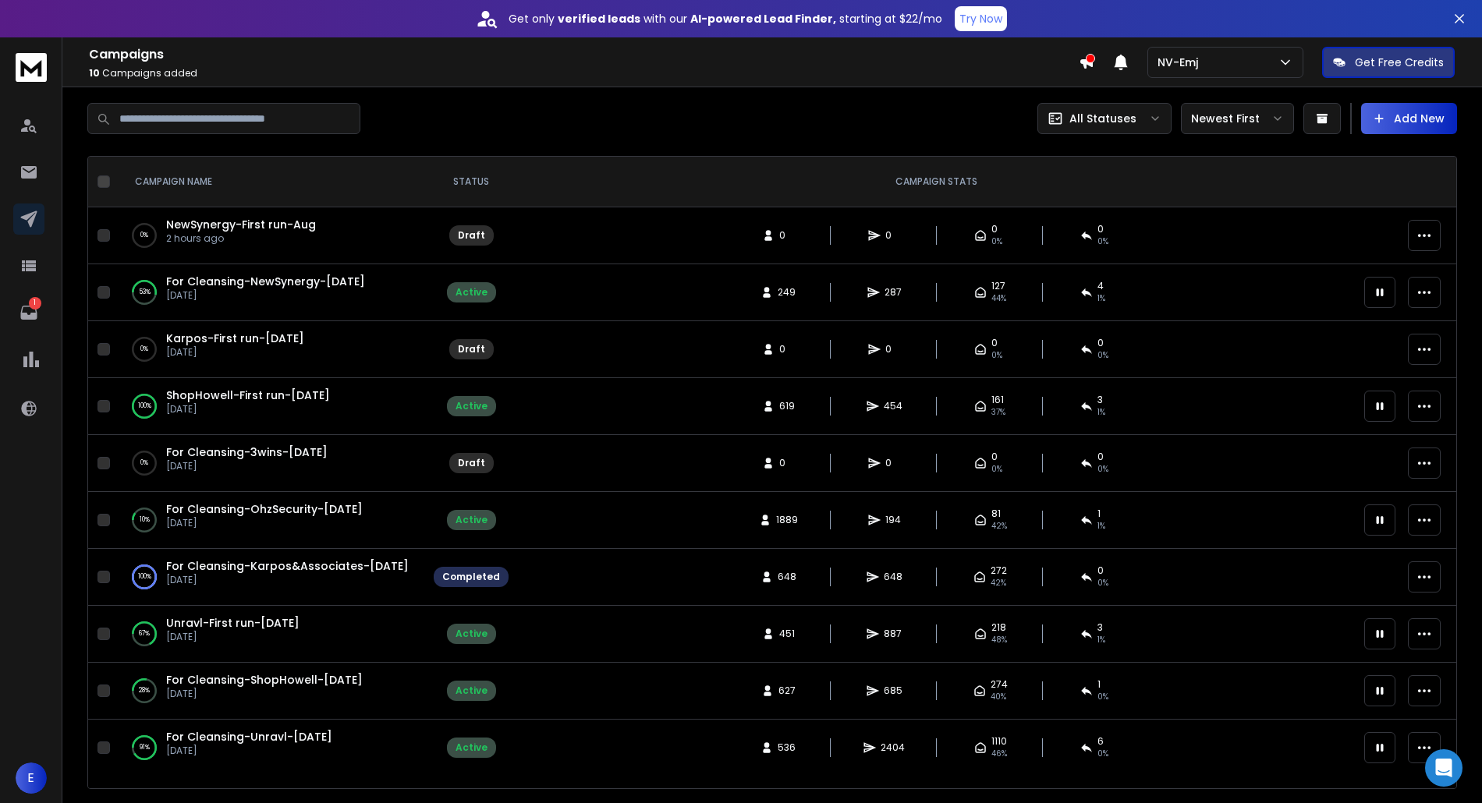
click at [328, 285] on span "For Cleansing-NewSynergy-[DATE]" at bounding box center [265, 282] width 199 height 16
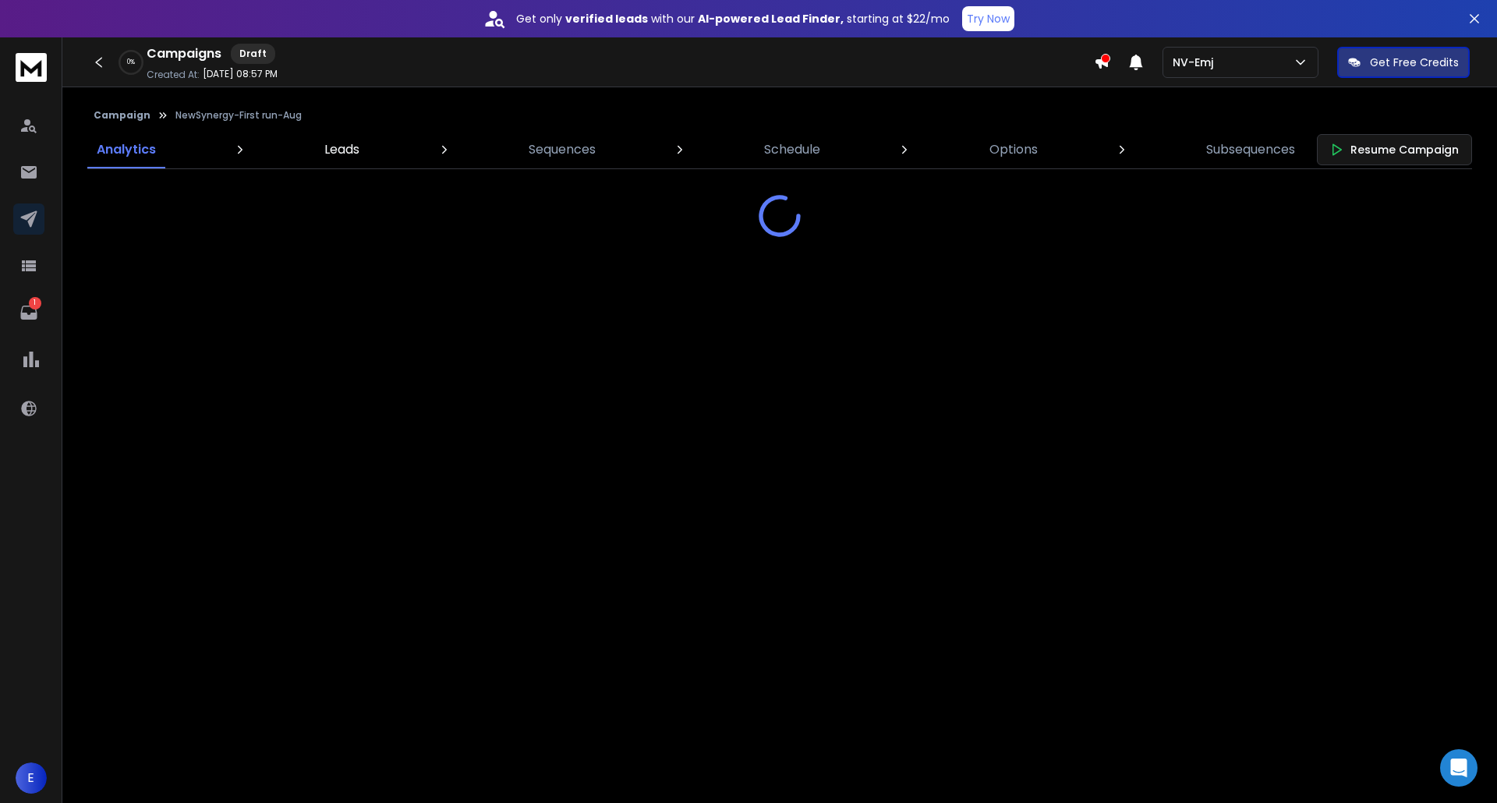
click at [328, 157] on p "Leads" at bounding box center [341, 149] width 35 height 19
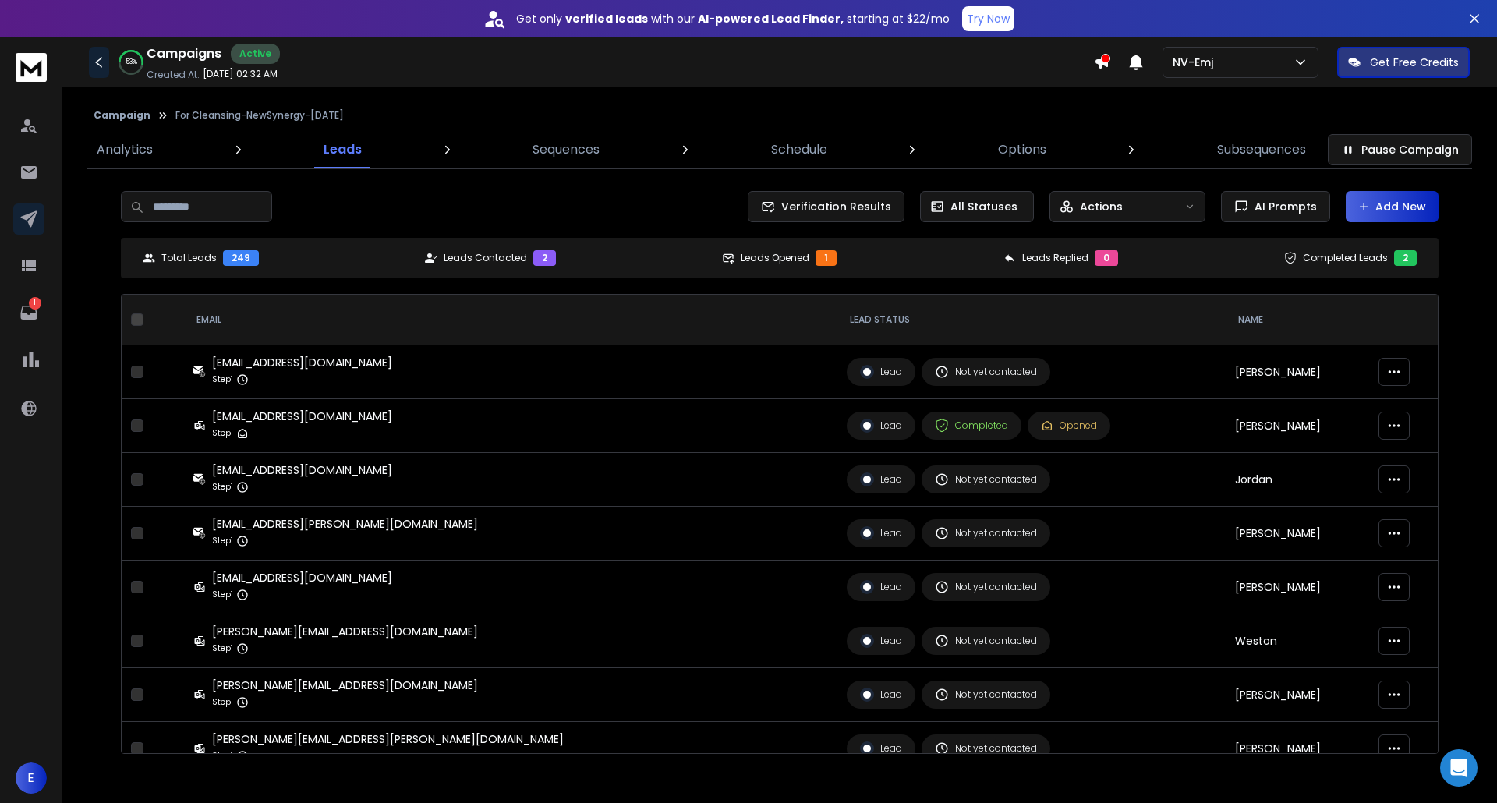
click at [101, 69] on icon at bounding box center [99, 62] width 14 height 14
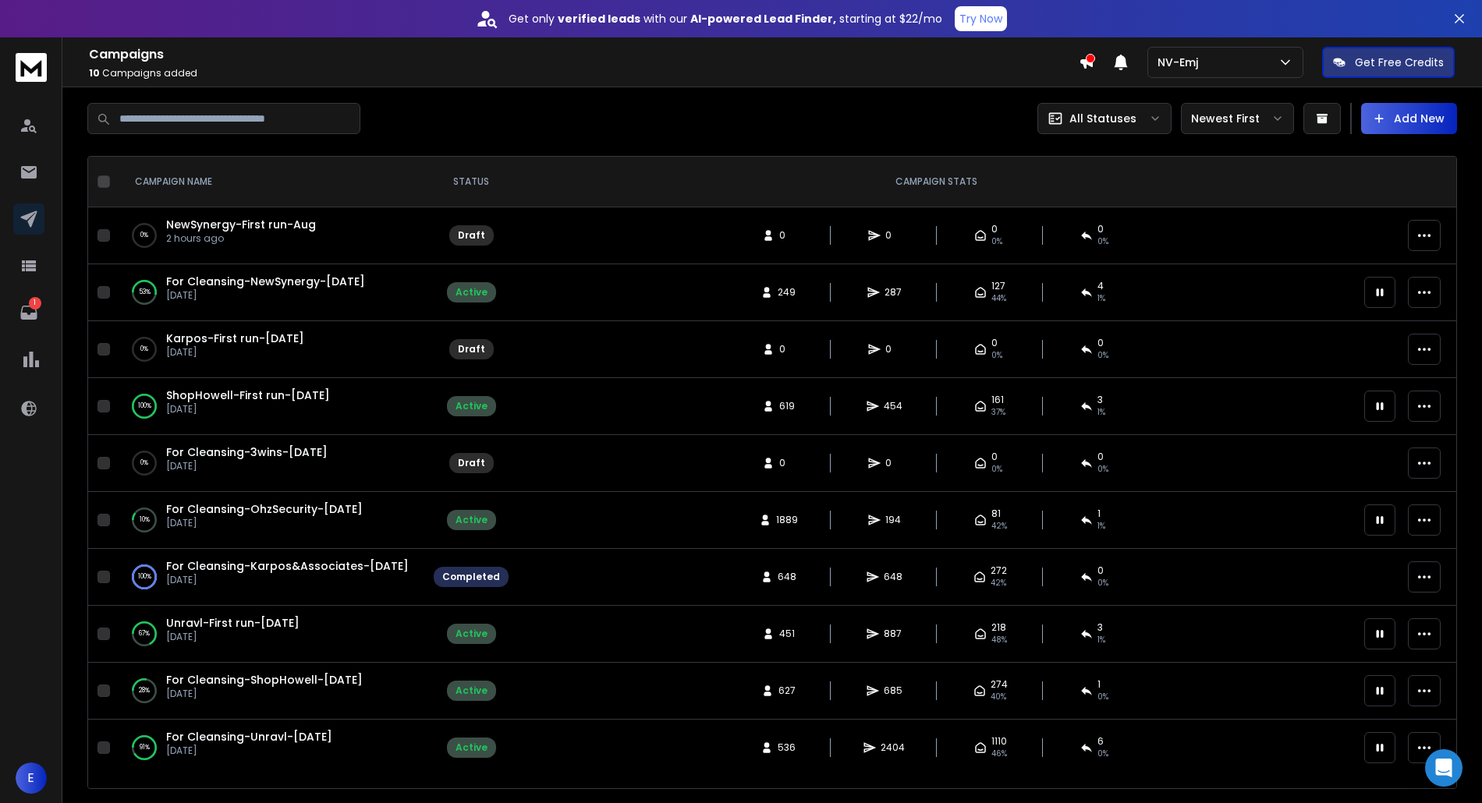
click at [294, 256] on td "0 % NewSynergy-First run-Aug 2 hours ago" at bounding box center [270, 235] width 308 height 57
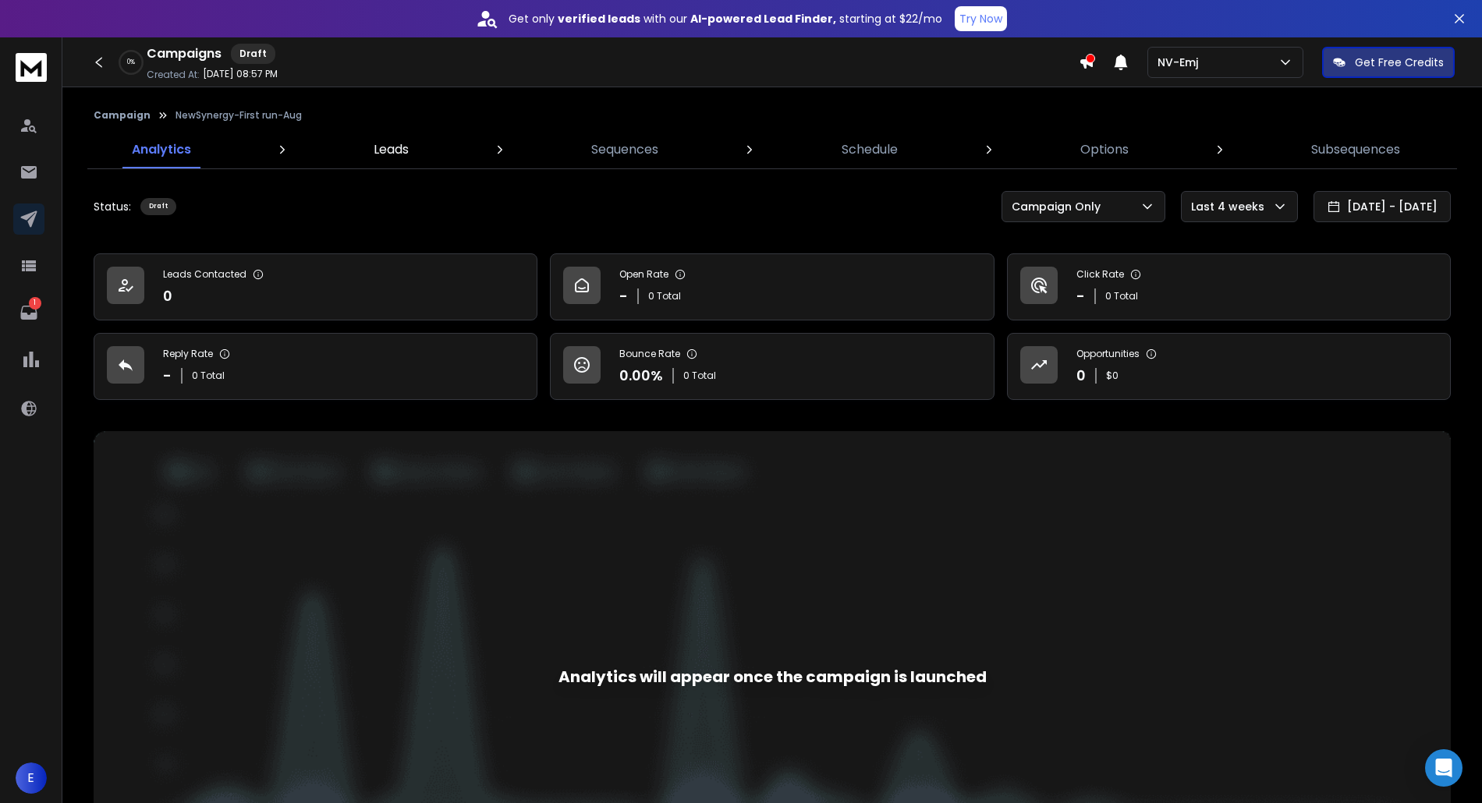
click at [368, 150] on link "Leads" at bounding box center [391, 149] width 54 height 37
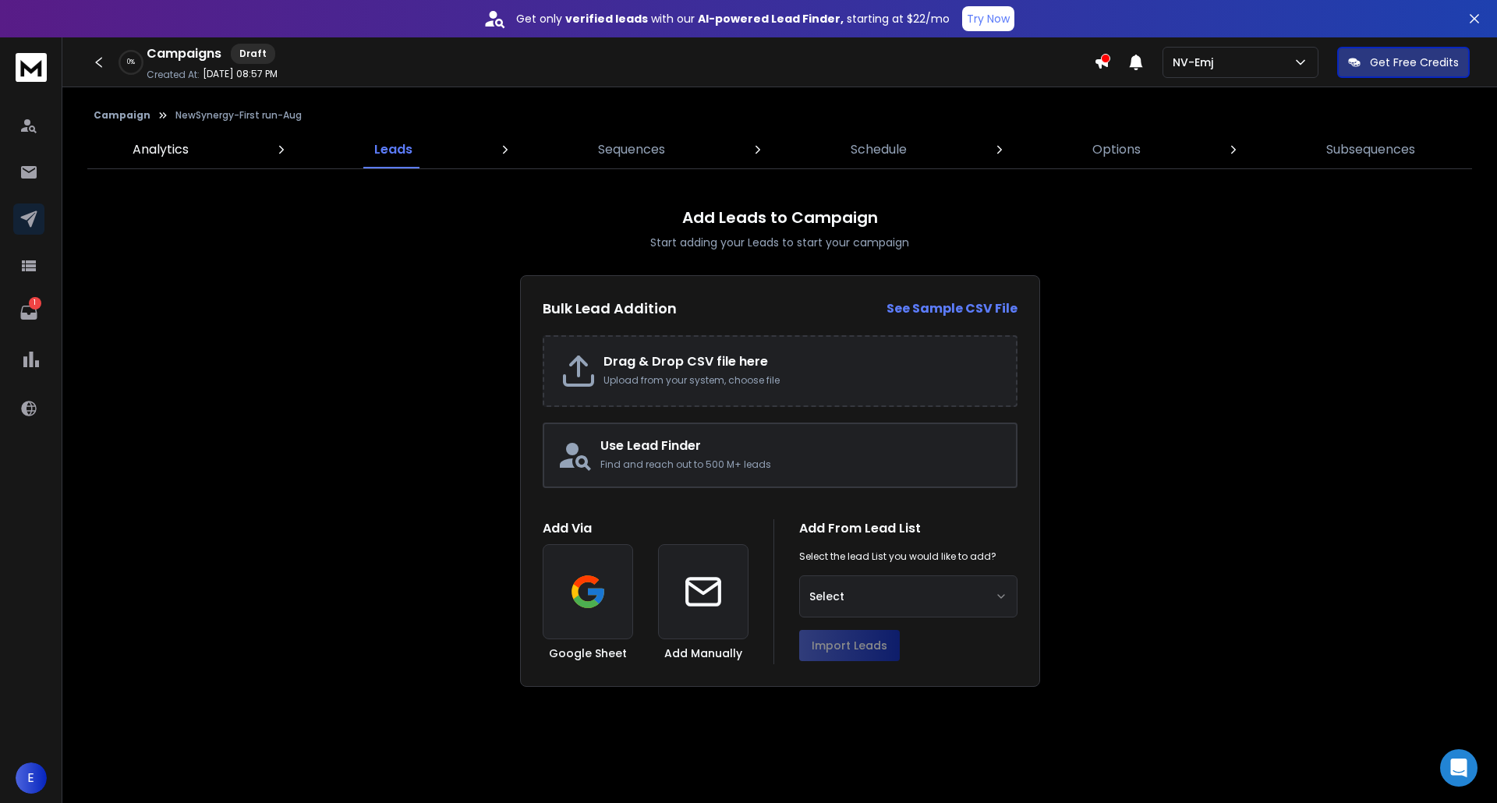
click at [191, 154] on link "Analytics" at bounding box center [160, 149] width 75 height 37
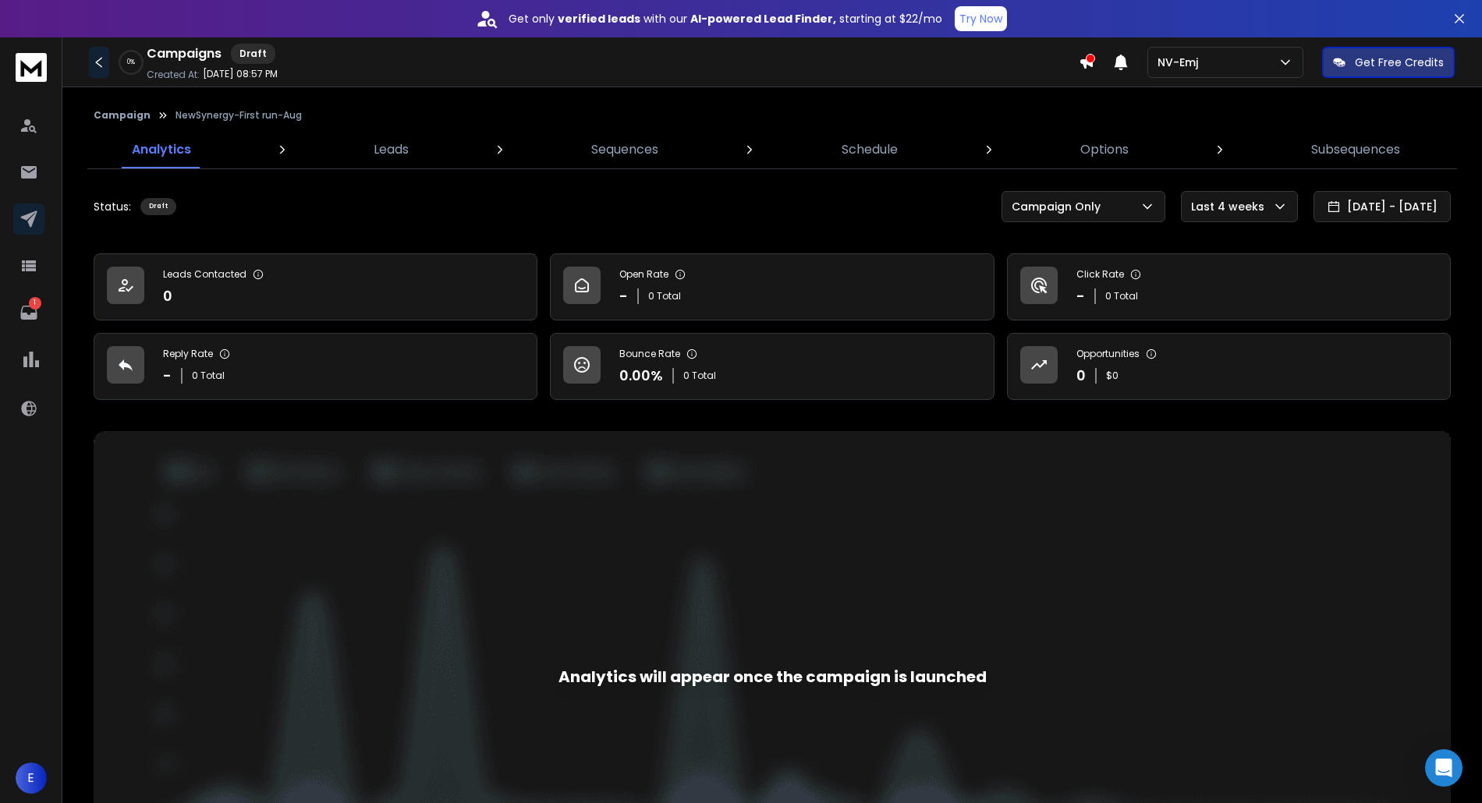
click at [94, 64] on icon at bounding box center [99, 62] width 14 height 14
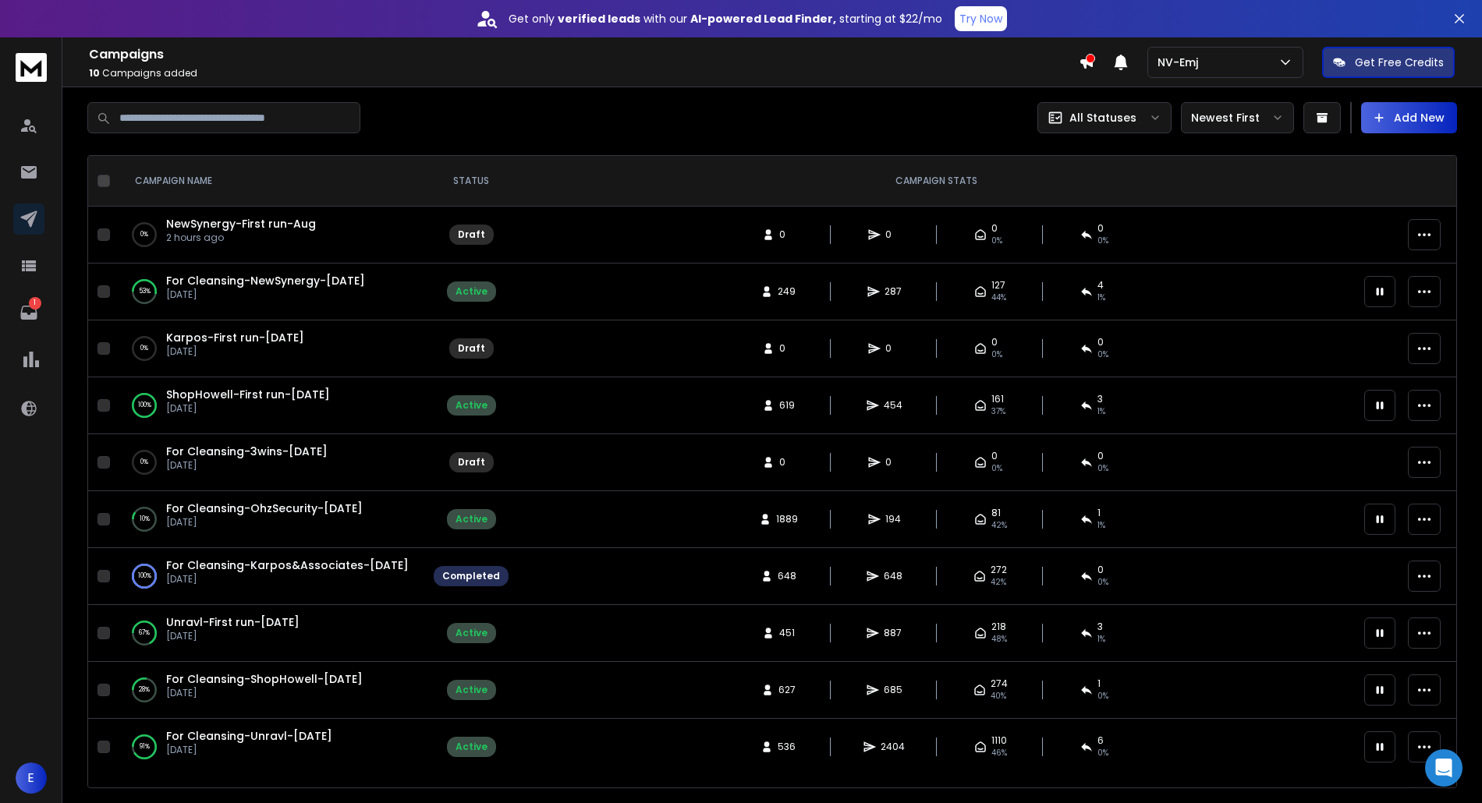
scroll to position [4, 0]
click at [359, 740] on div "91 % For Cleansing-Unravl-Aug1 19 days ago" at bounding box center [270, 746] width 277 height 37
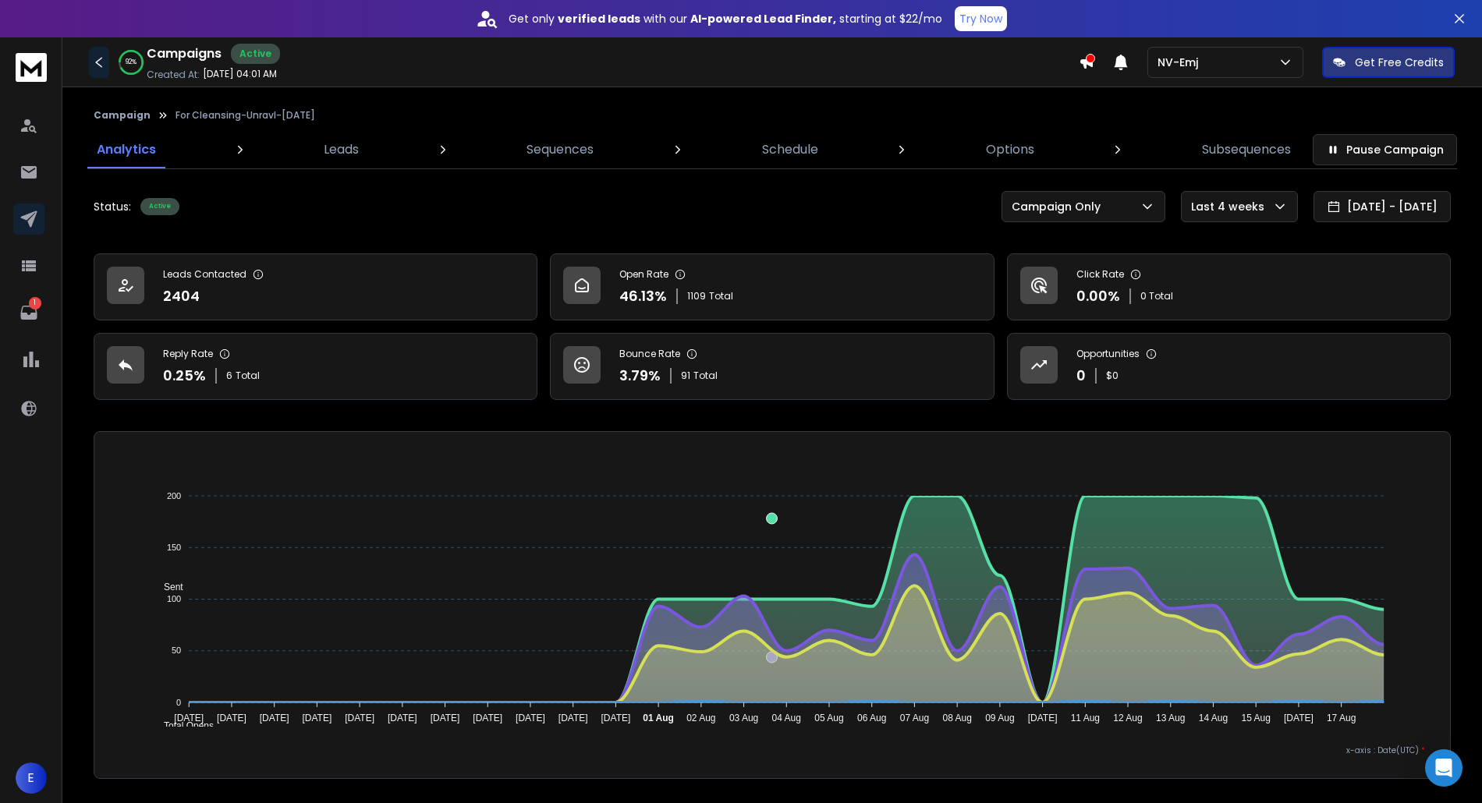
click at [94, 51] on button at bounding box center [99, 62] width 20 height 31
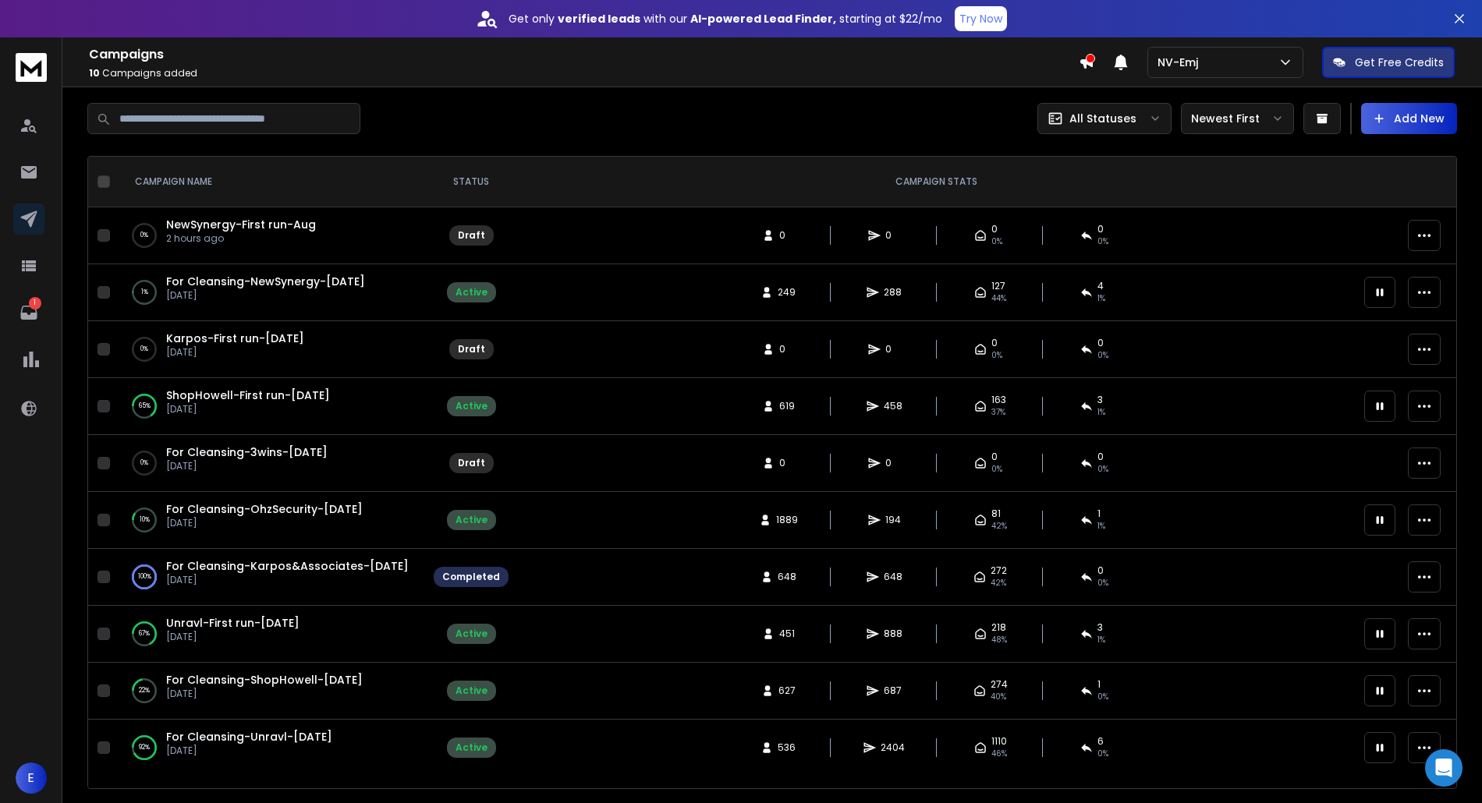
click at [285, 631] on div "67 % Unravl-First run-[DATE][DATE]" at bounding box center [270, 633] width 277 height 37
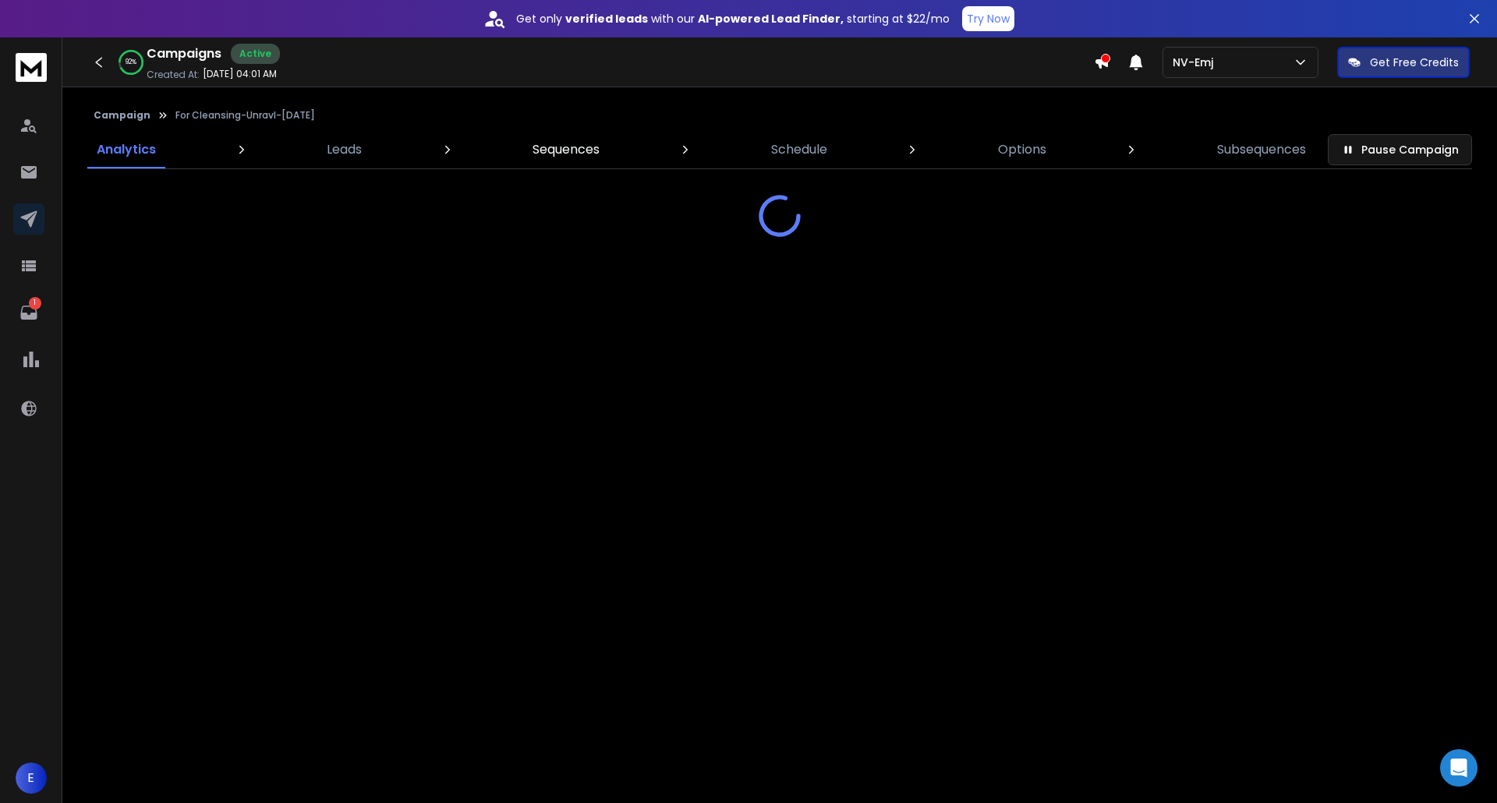
click at [605, 147] on link "Sequences" at bounding box center [566, 149] width 86 height 37
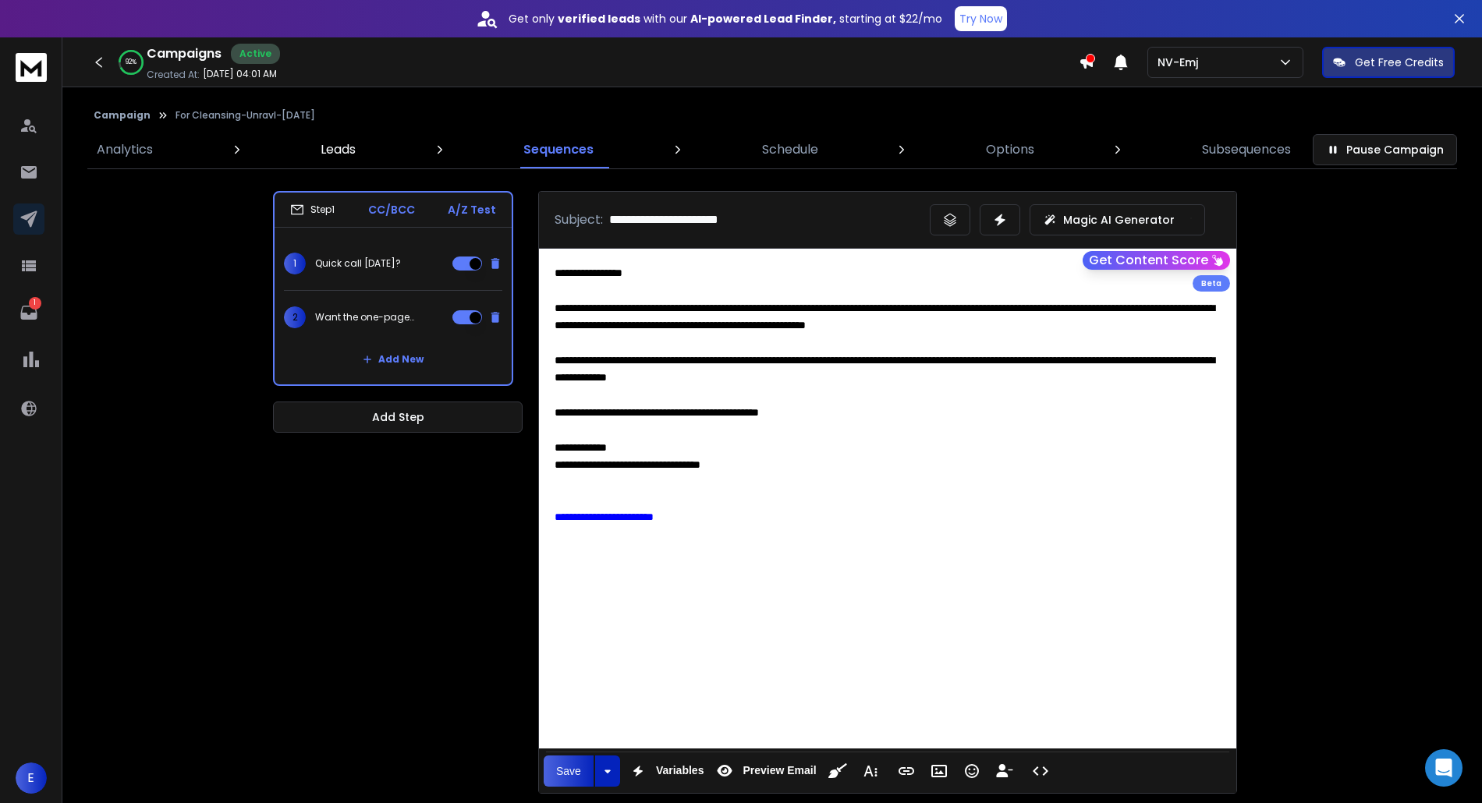
click at [338, 151] on p "Leads" at bounding box center [338, 149] width 35 height 19
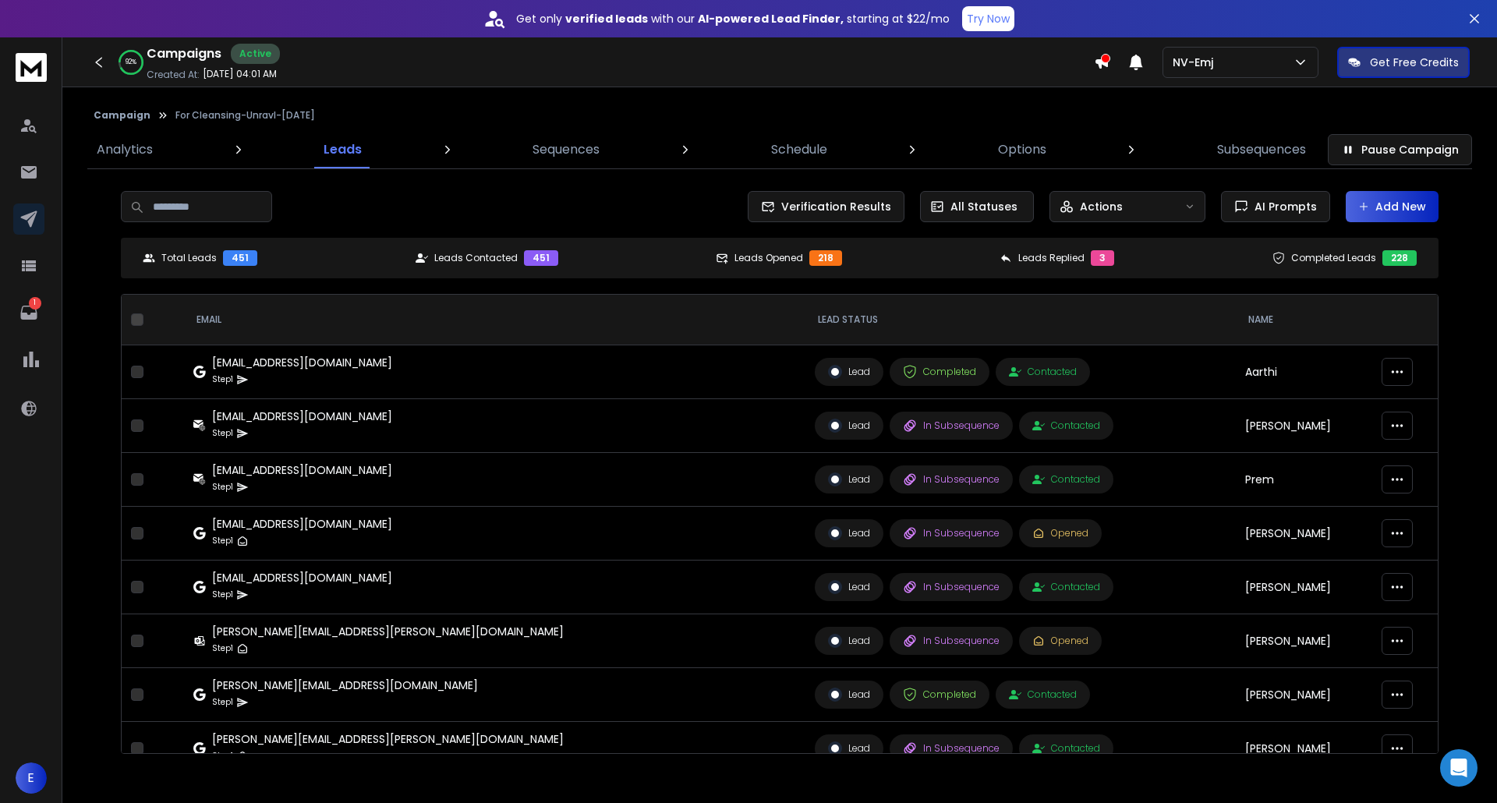
click at [168, 151] on div "Analytics Leads Sequences Schedule Options Subsequences" at bounding box center [701, 149] width 1228 height 37
click at [126, 147] on p "Analytics" at bounding box center [125, 149] width 56 height 19
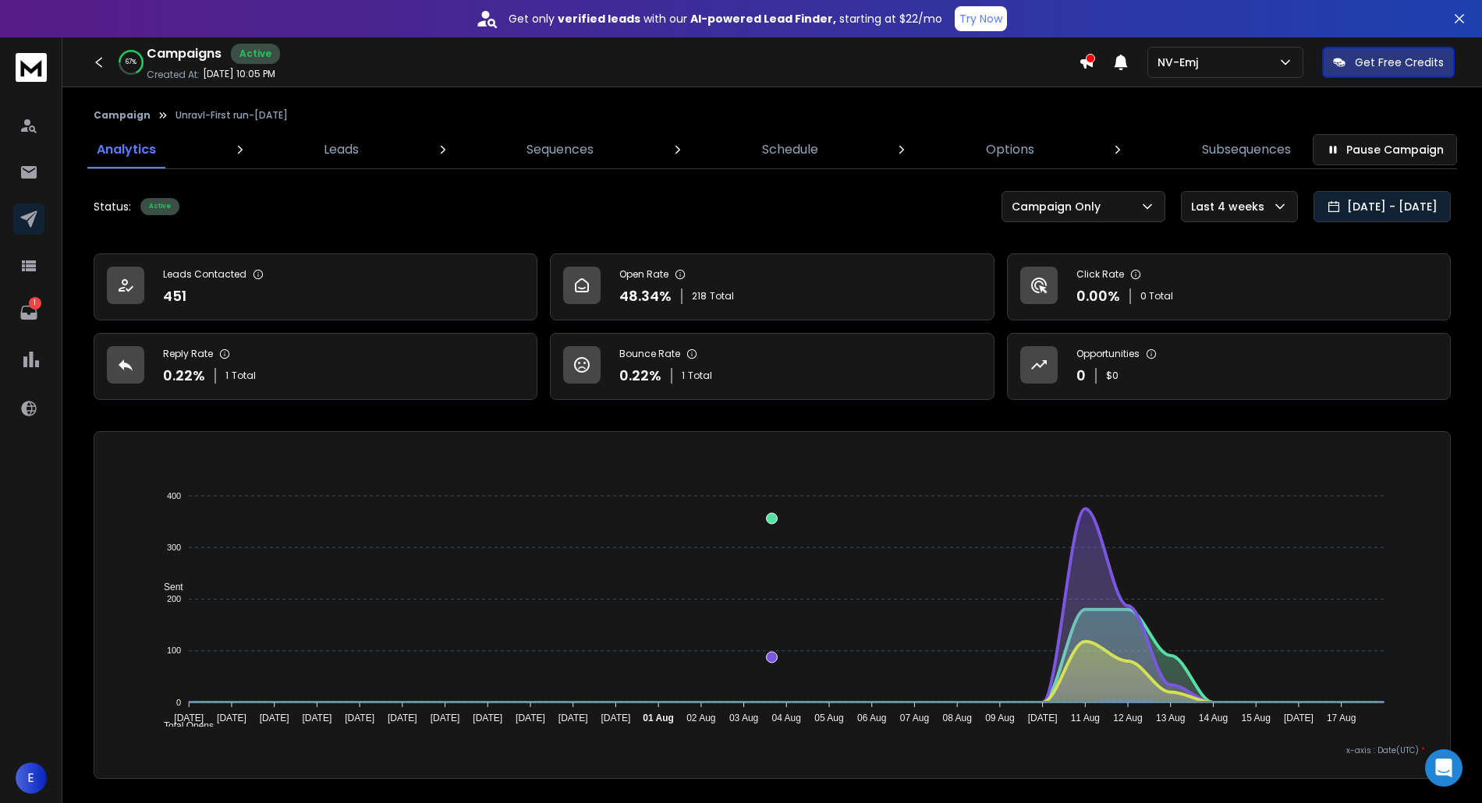
click at [1401, 200] on button "[DATE] - [DATE]" at bounding box center [1381, 206] width 137 height 31
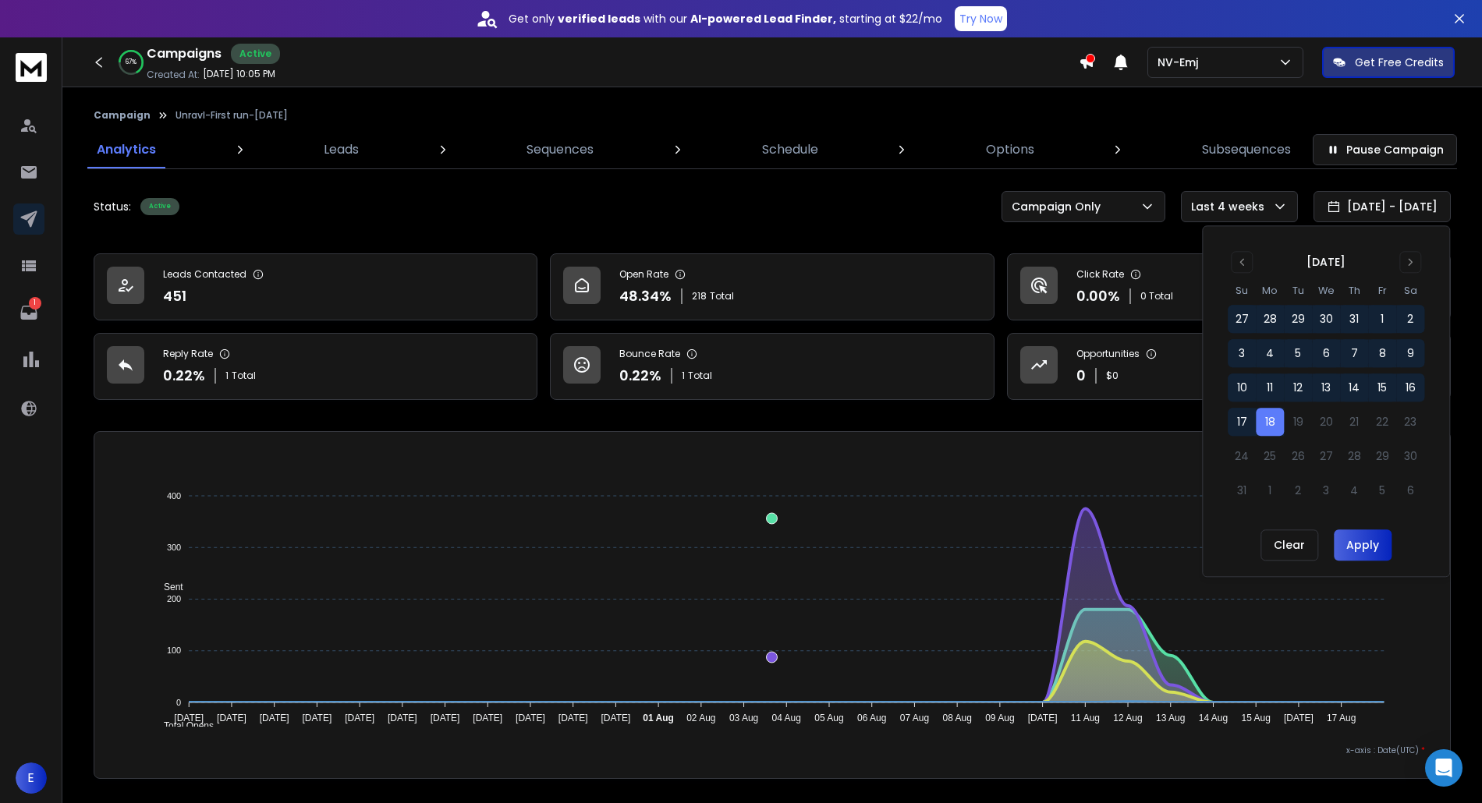
click at [1270, 390] on button "11" at bounding box center [1270, 388] width 28 height 28
click at [1377, 388] on button "15" at bounding box center [1382, 388] width 28 height 28
click at [1267, 382] on button "11" at bounding box center [1270, 388] width 28 height 28
click at [1276, 387] on button "11" at bounding box center [1270, 388] width 28 height 28
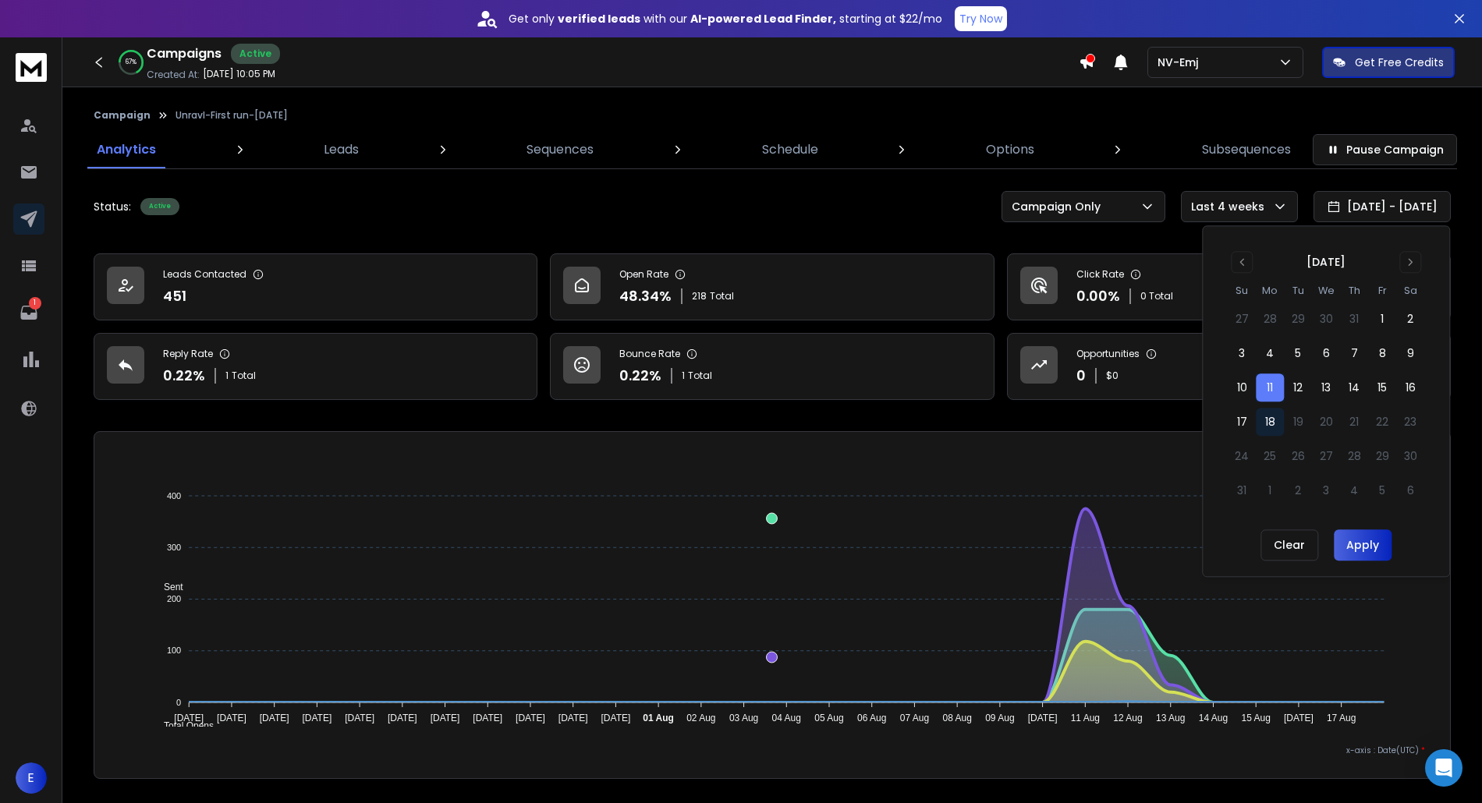
click at [1276, 387] on button "11" at bounding box center [1270, 388] width 28 height 28
click at [1380, 387] on button "15" at bounding box center [1382, 388] width 28 height 28
click at [1370, 549] on button "Apply" at bounding box center [1363, 545] width 58 height 31
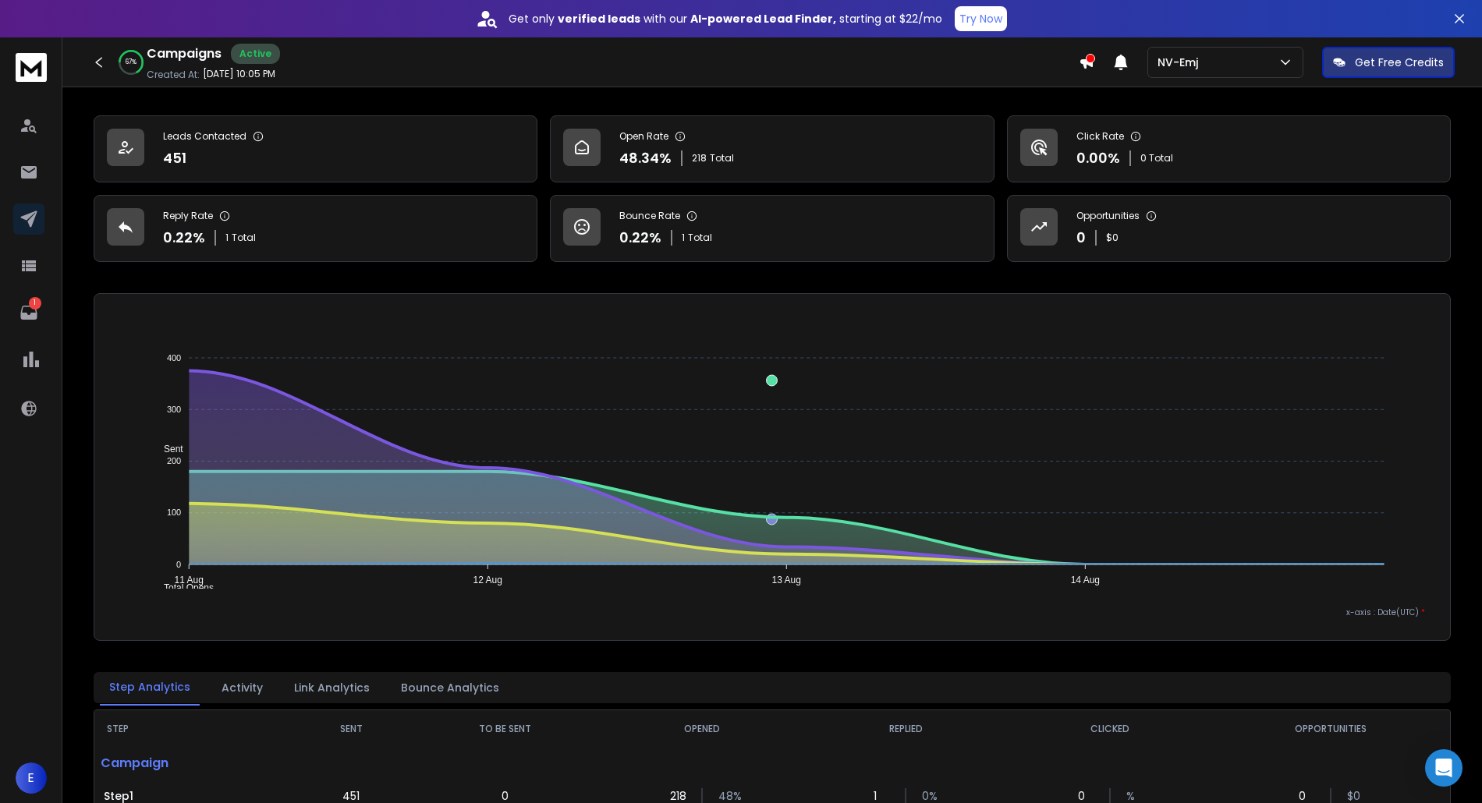
scroll to position [241, 0]
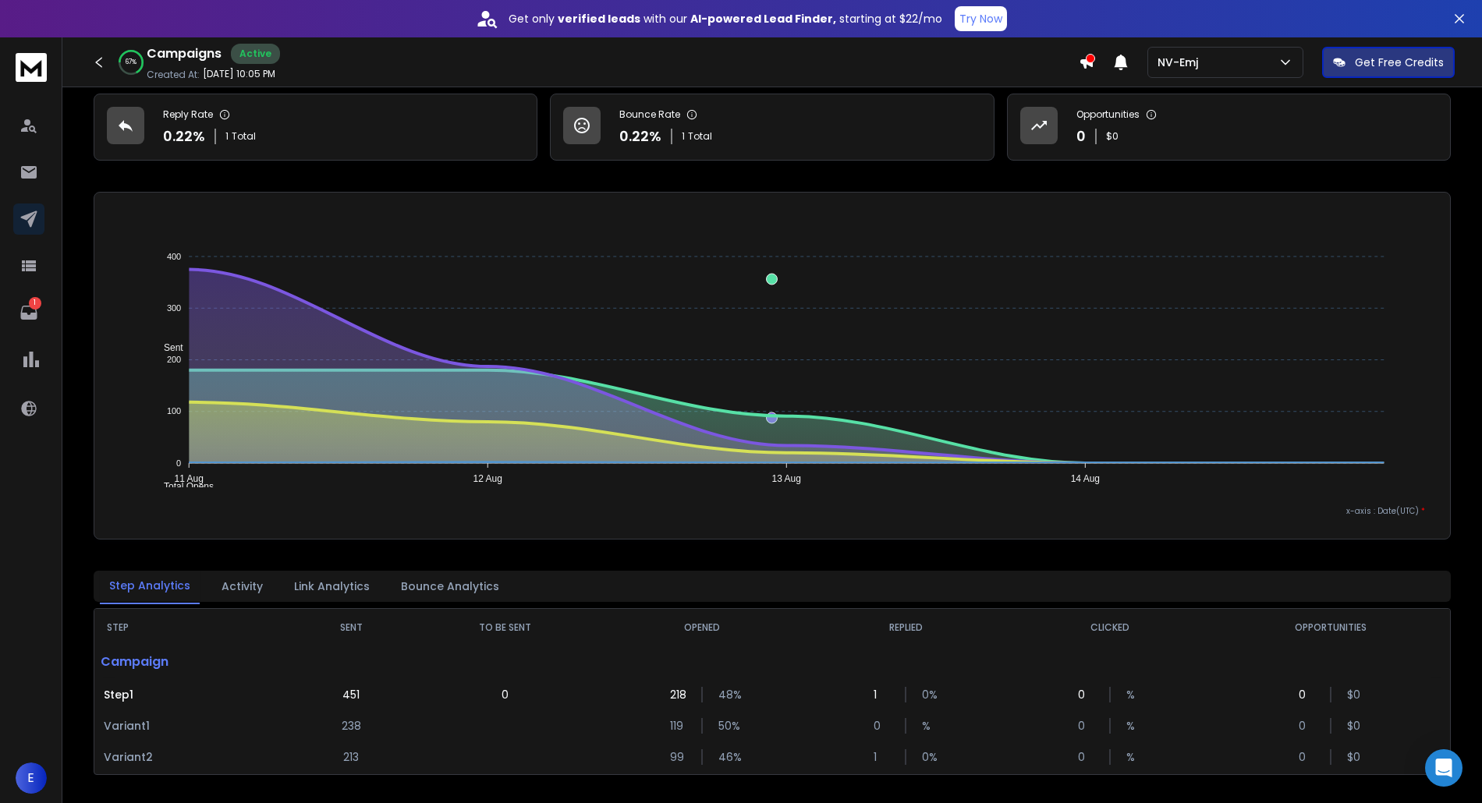
click at [703, 510] on p "x-axis : Date(UTC)" at bounding box center [772, 511] width 1306 height 12
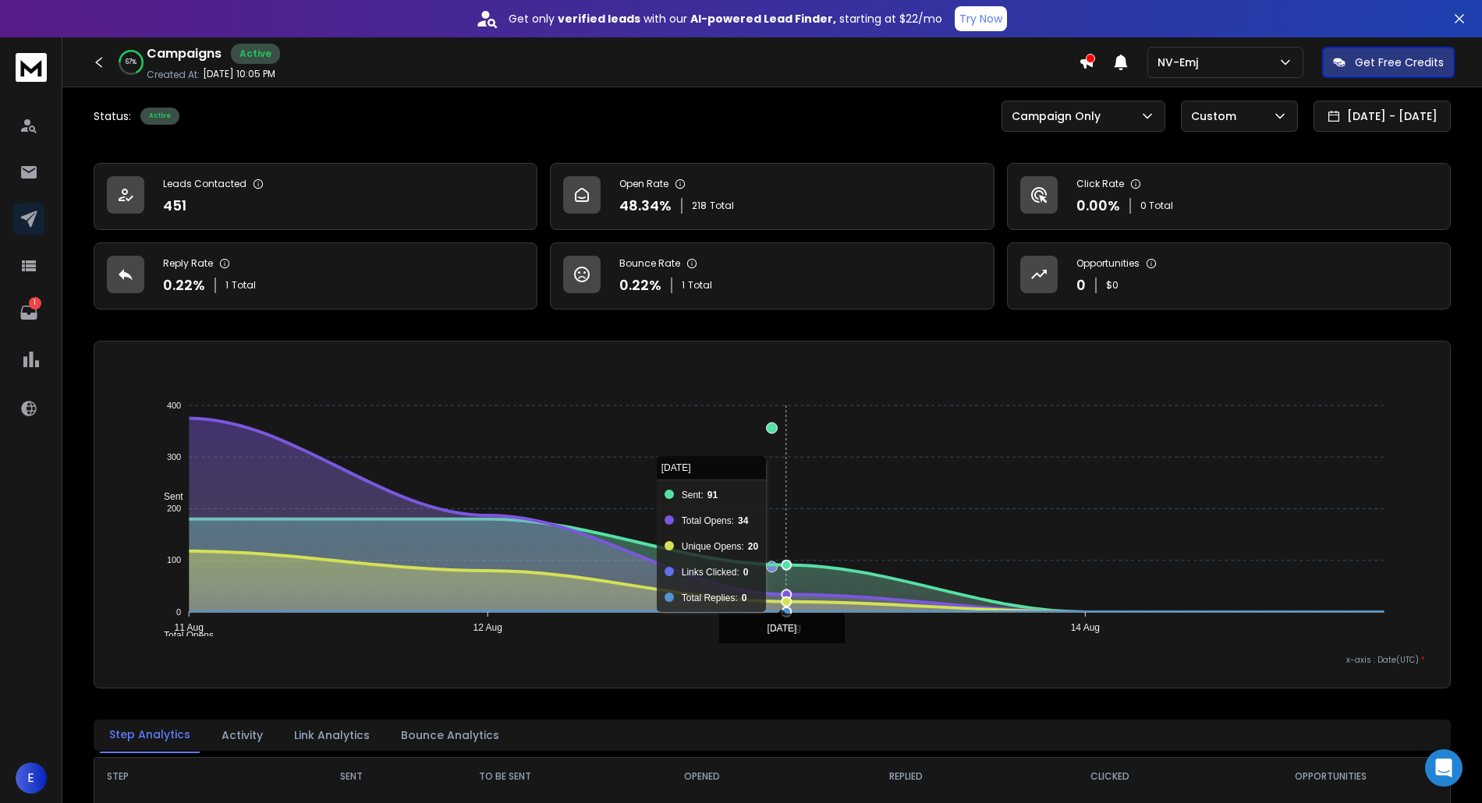
scroll to position [0, 0]
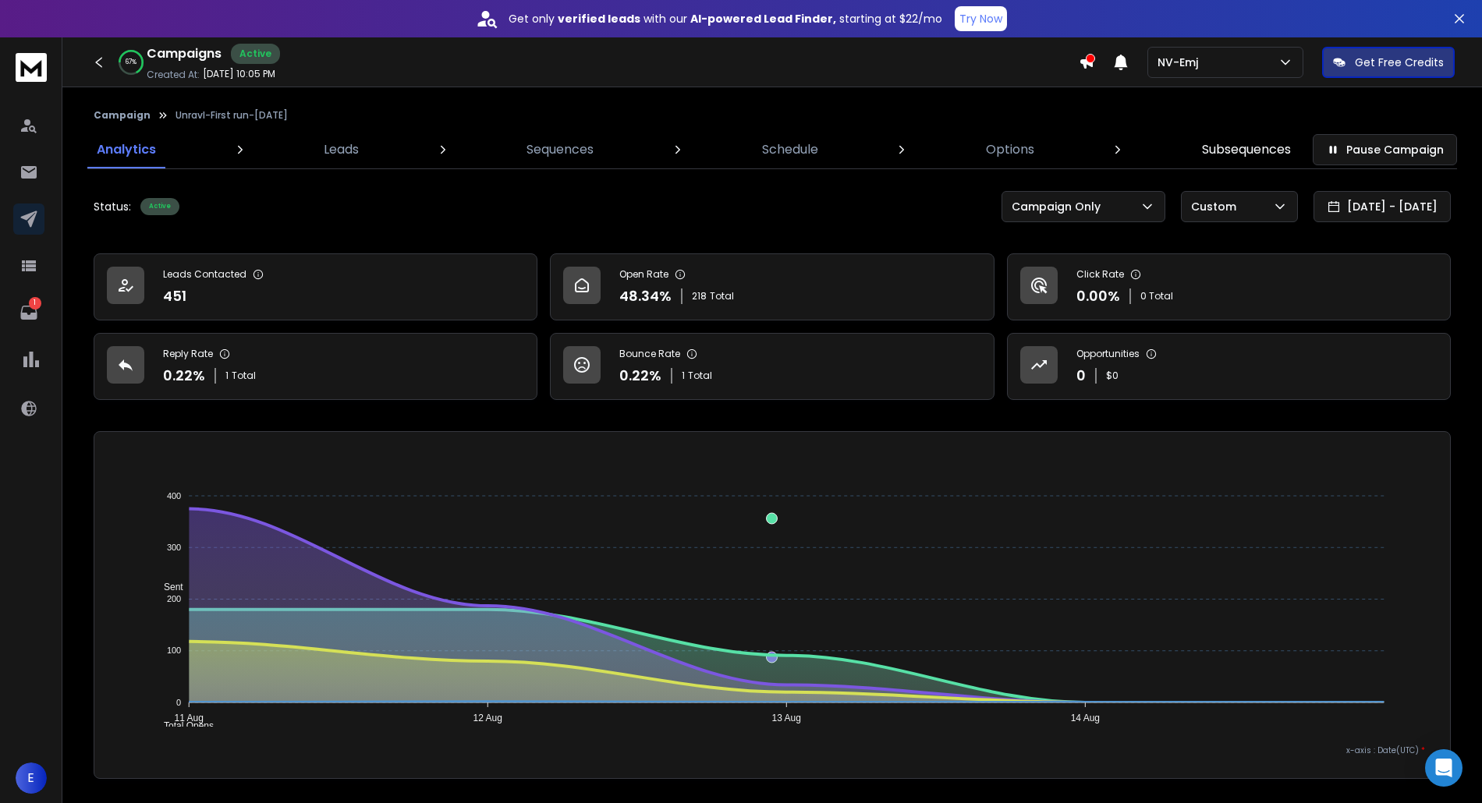
click at [1249, 144] on p "Subsequences" at bounding box center [1246, 149] width 89 height 19
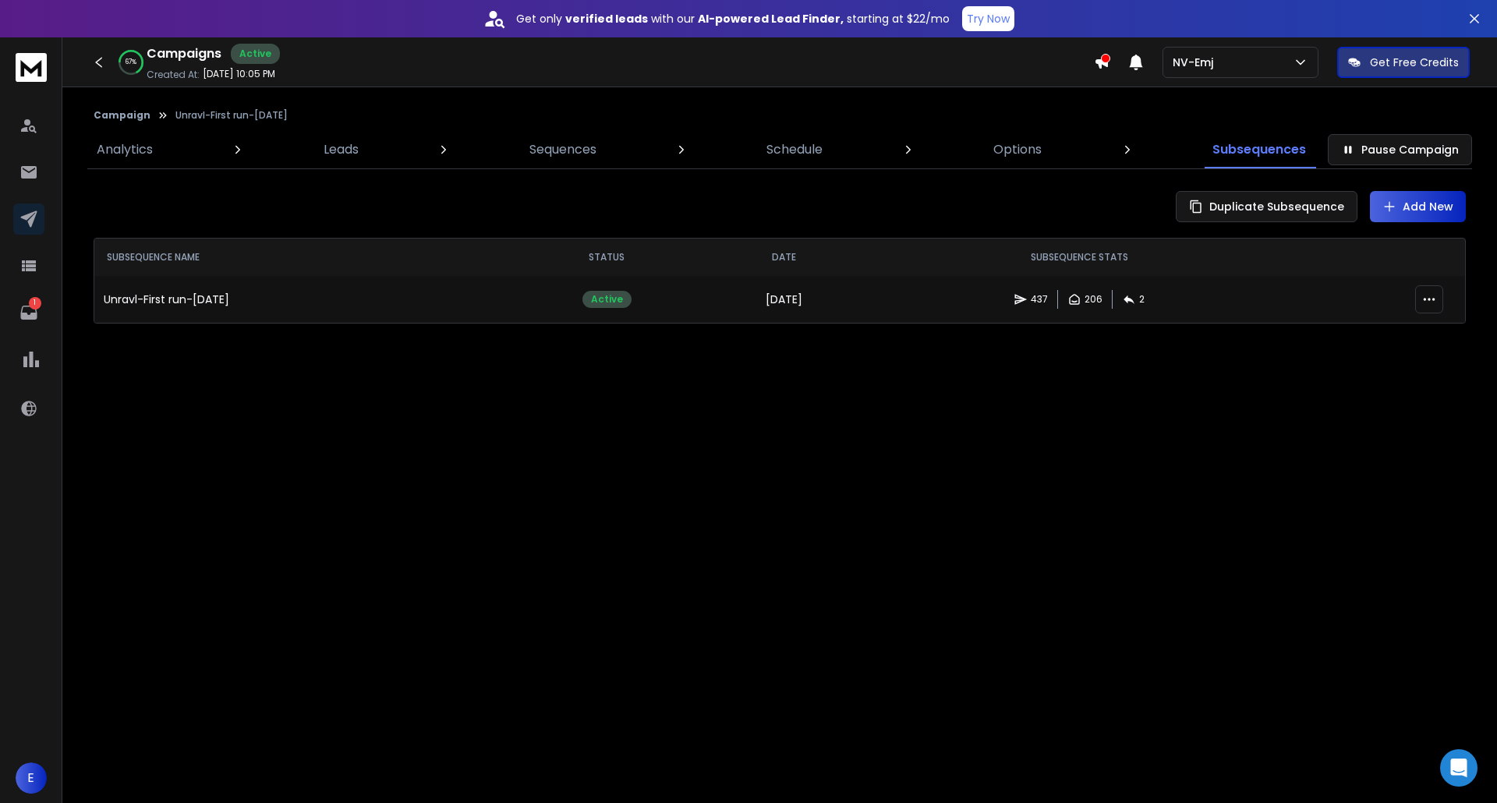
click at [705, 303] on td "[DATE]" at bounding box center [784, 299] width 159 height 47
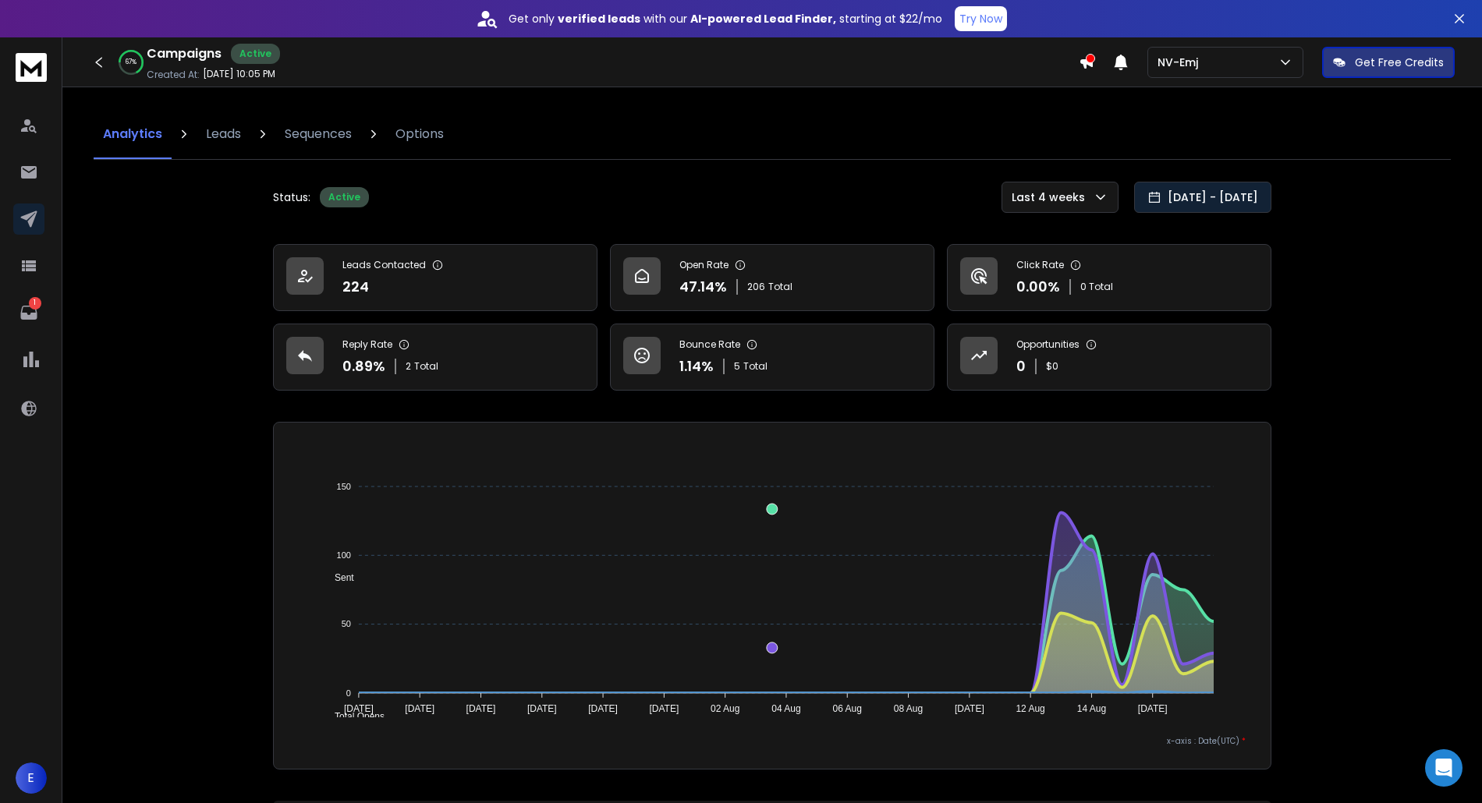
click at [1199, 195] on button "[DATE] - [DATE]" at bounding box center [1202, 197] width 137 height 31
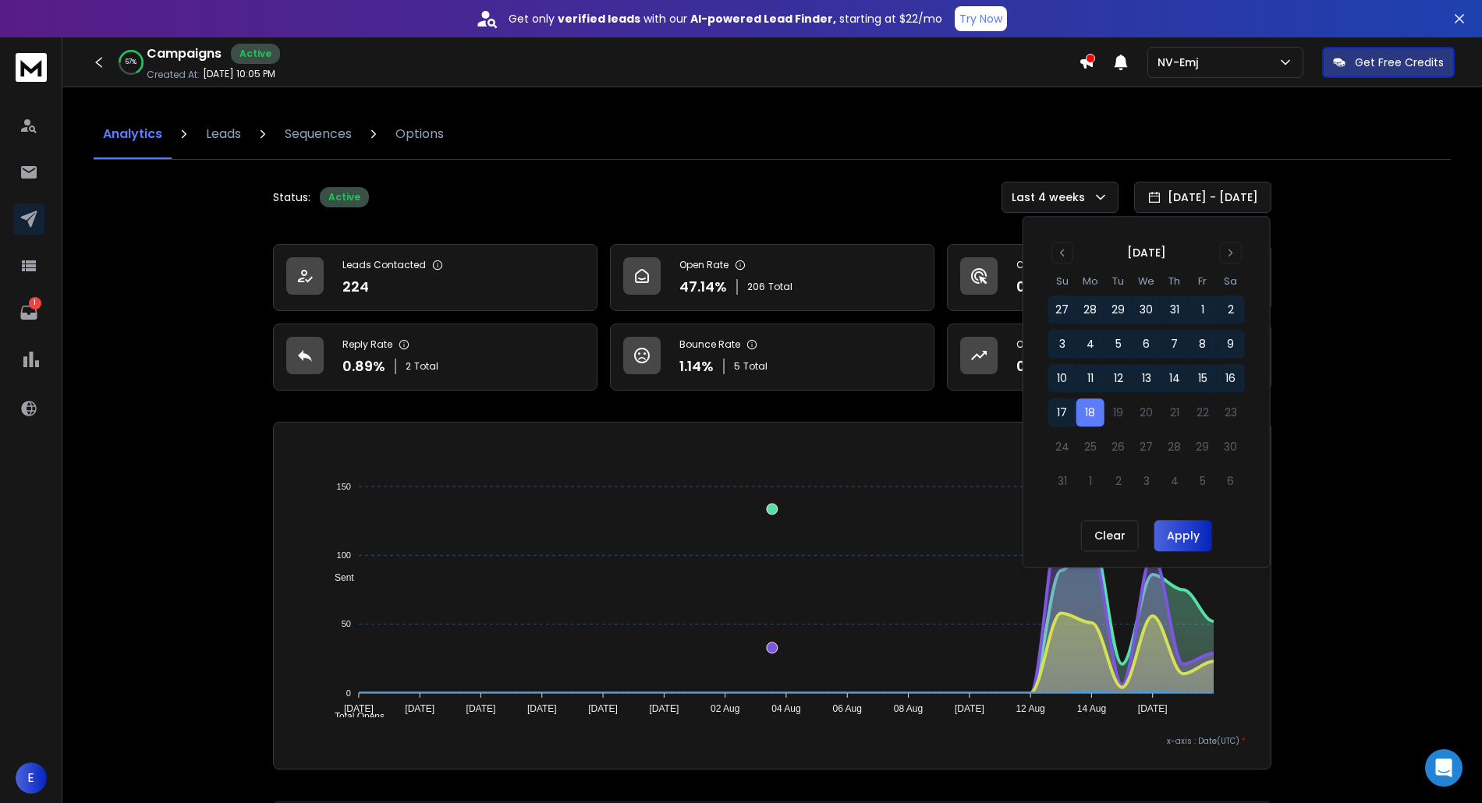
click at [1093, 377] on button "11" at bounding box center [1090, 379] width 28 height 28
click at [1207, 381] on button "15" at bounding box center [1203, 379] width 28 height 28
click at [1087, 376] on button "11" at bounding box center [1090, 379] width 28 height 28
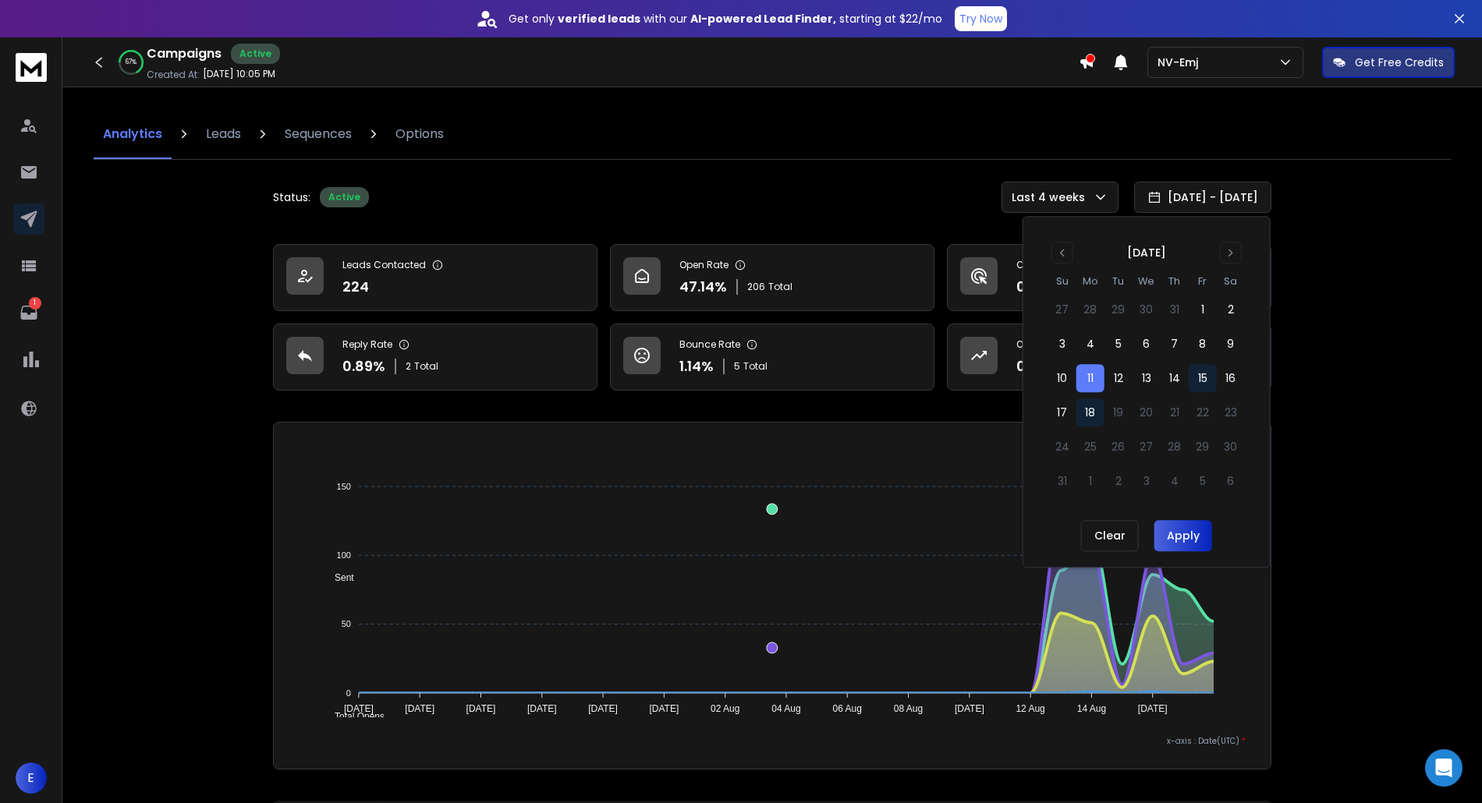
click at [1199, 377] on button "15" at bounding box center [1203, 379] width 28 height 28
click at [1192, 544] on button "Apply" at bounding box center [1183, 536] width 58 height 31
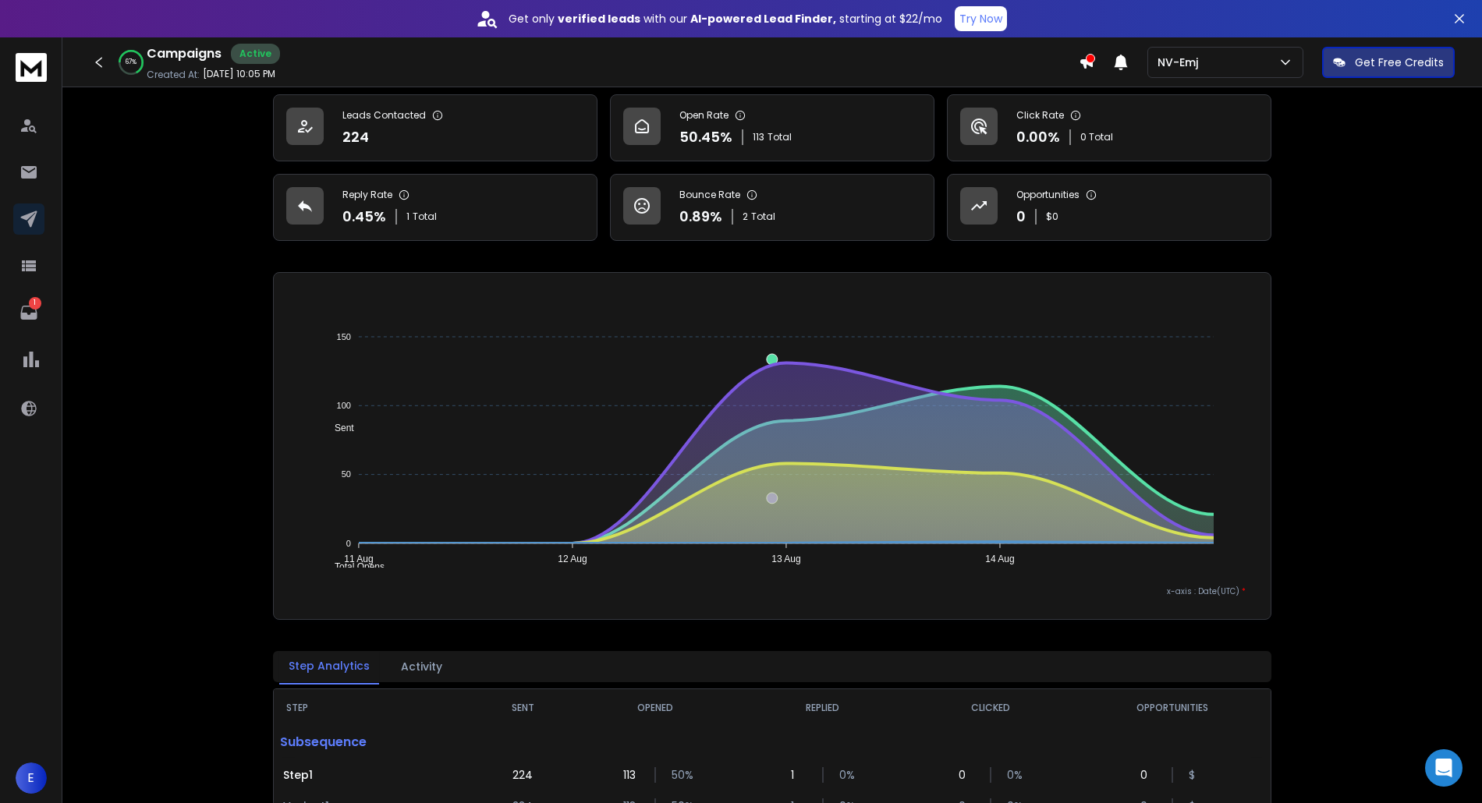
scroll to position [207, 0]
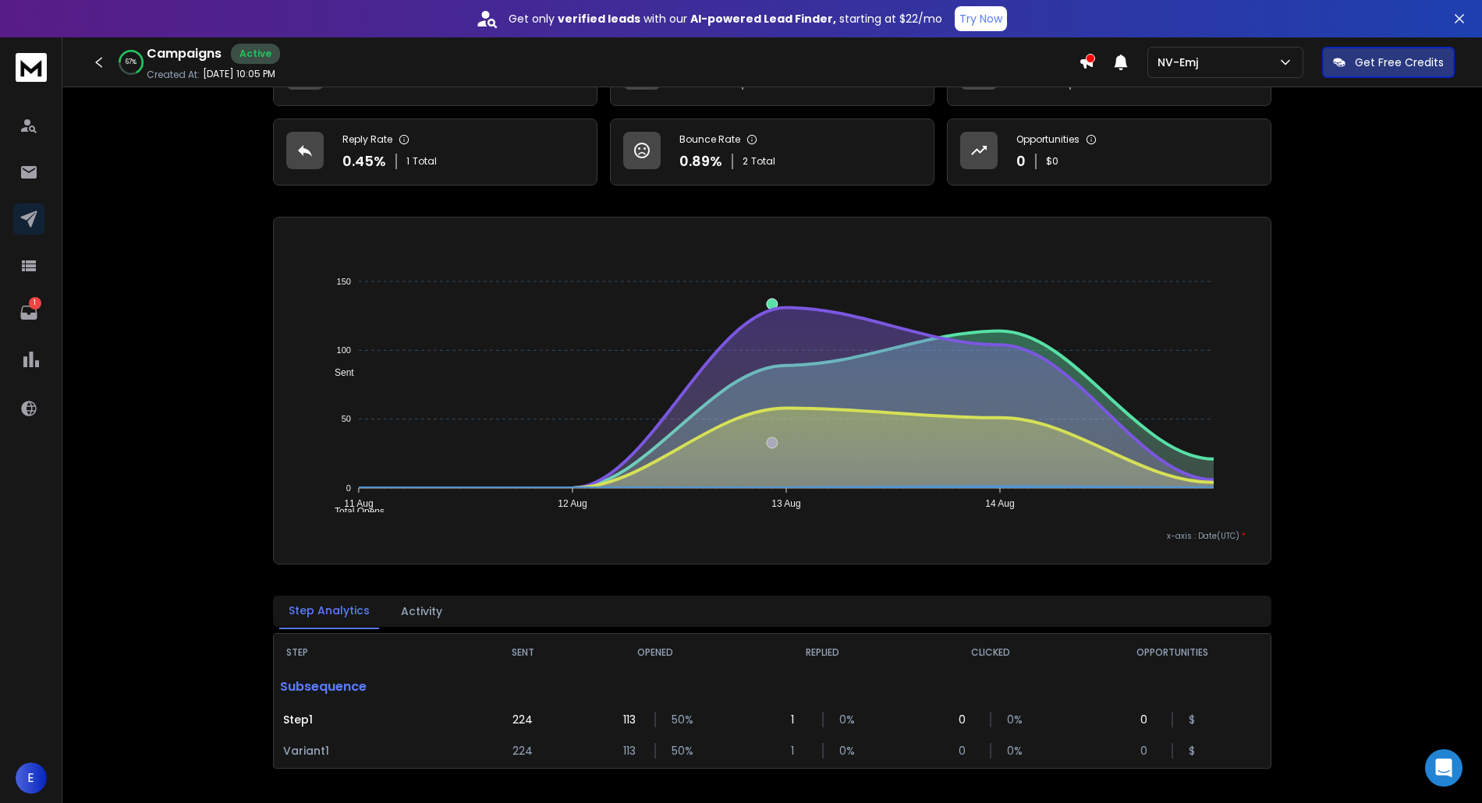
click at [419, 608] on button "Activity" at bounding box center [422, 611] width 60 height 34
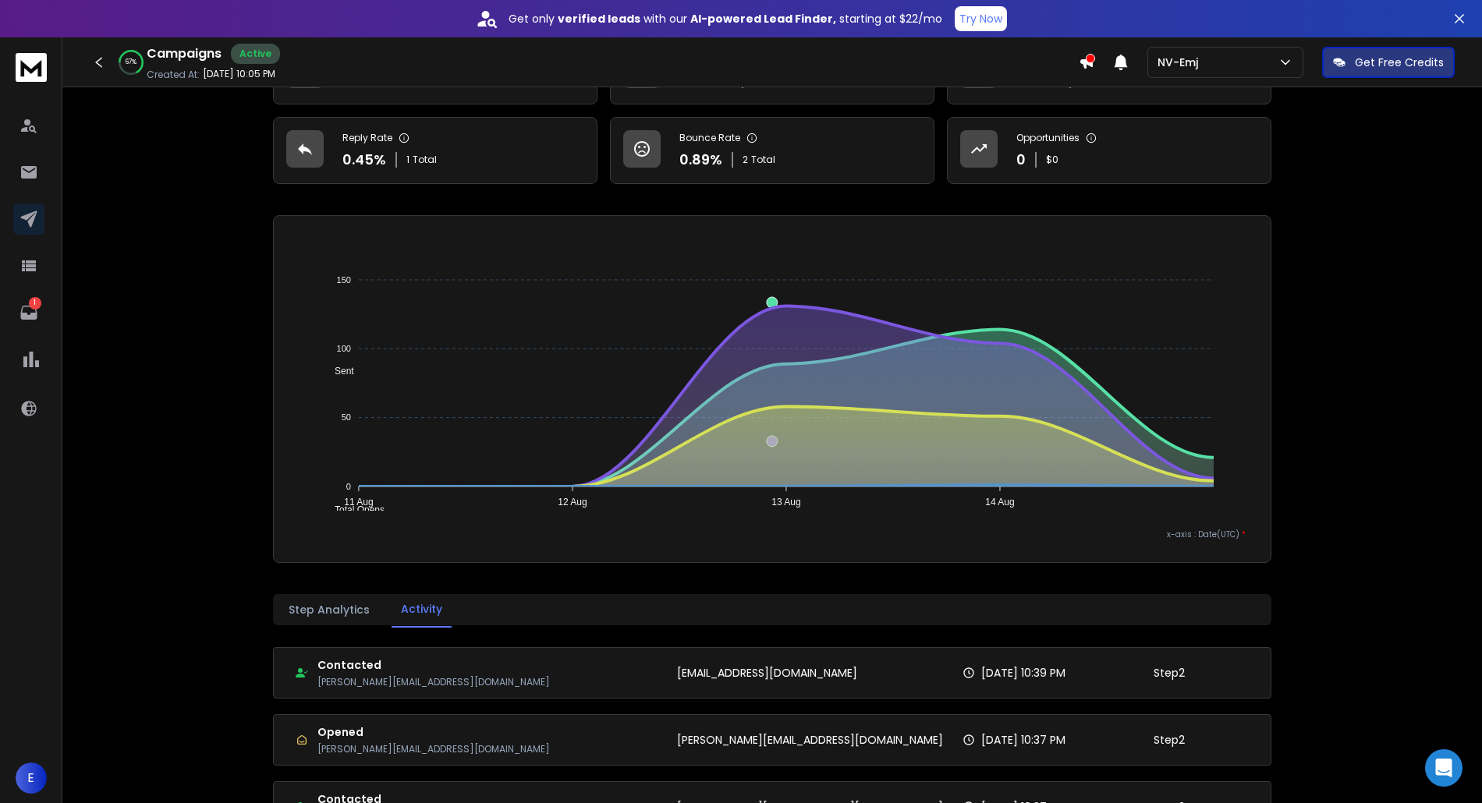
click at [322, 613] on button "Step Analytics" at bounding box center [329, 610] width 100 height 34
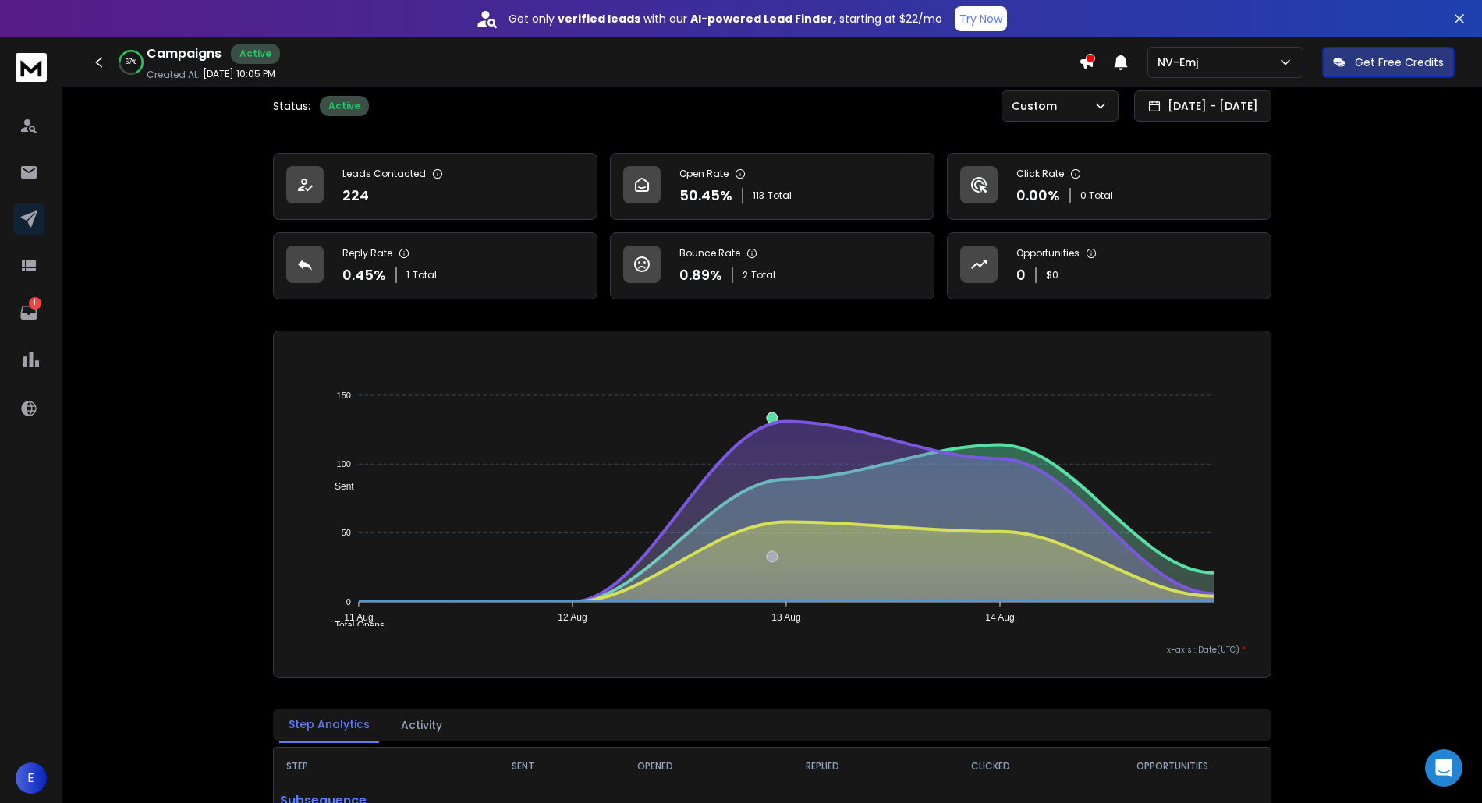
scroll to position [0, 0]
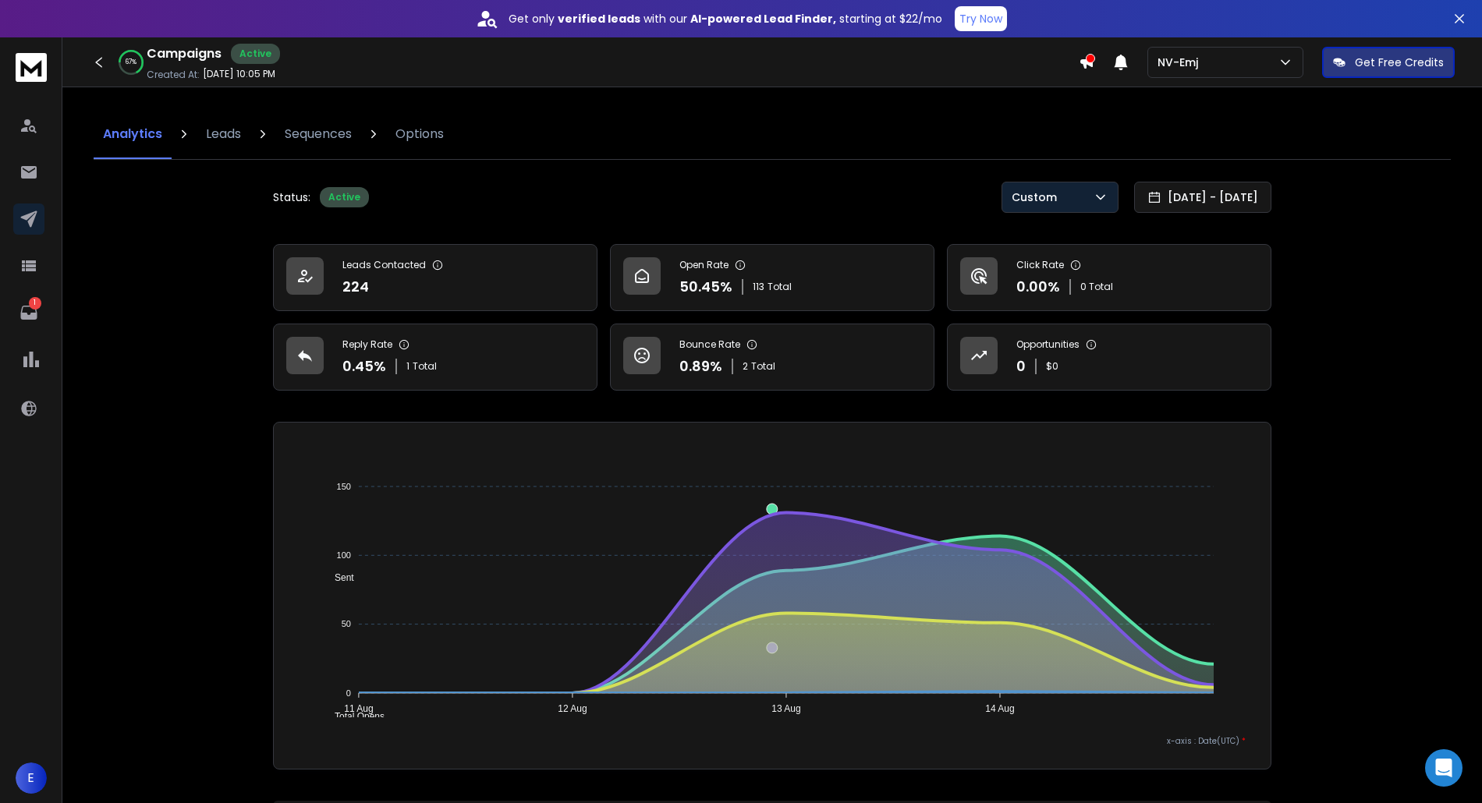
click at [1012, 200] on p "Custom" at bounding box center [1037, 198] width 51 height 16
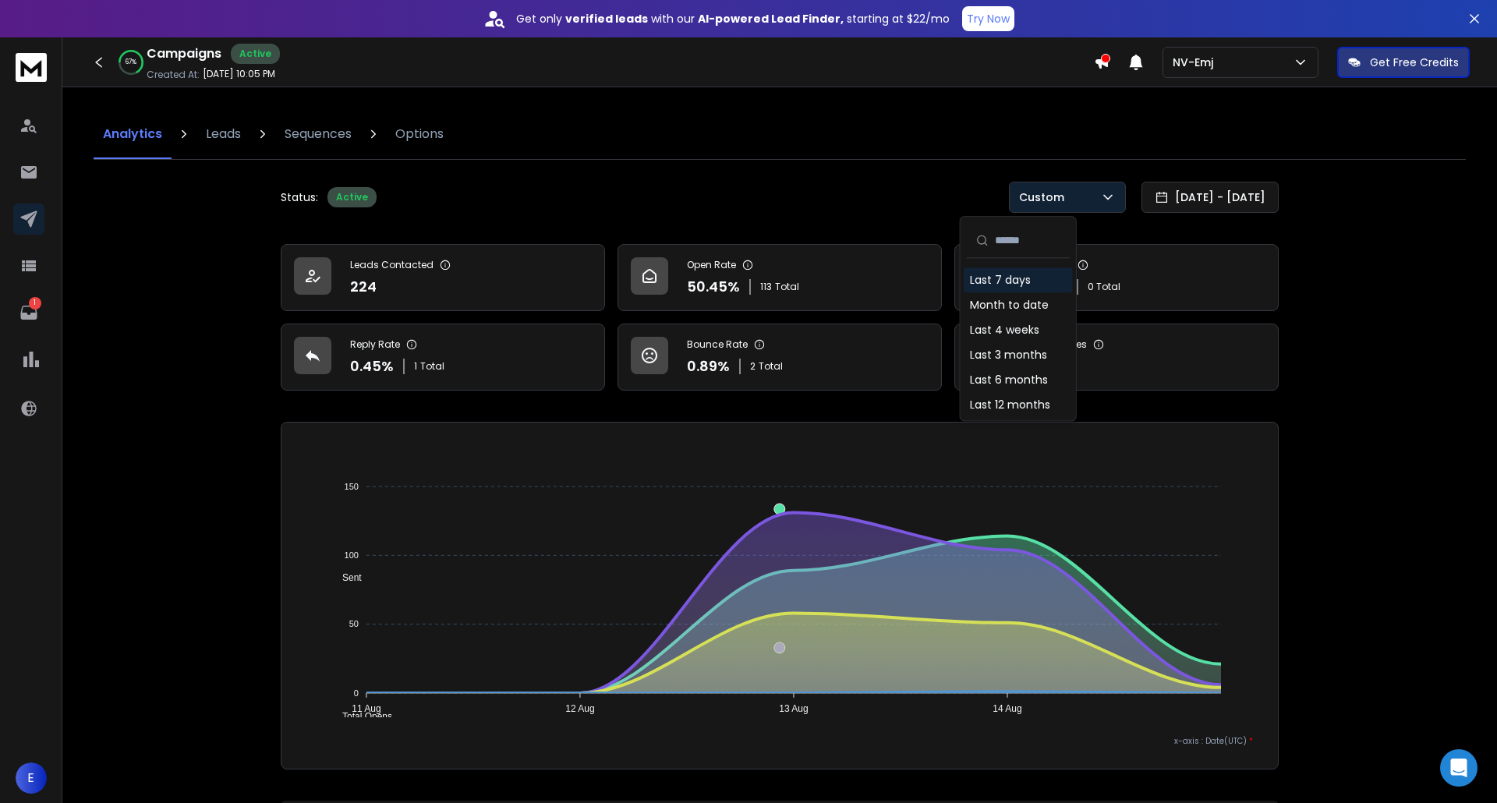
click at [1024, 192] on div "Custom" at bounding box center [1067, 198] width 97 height 16
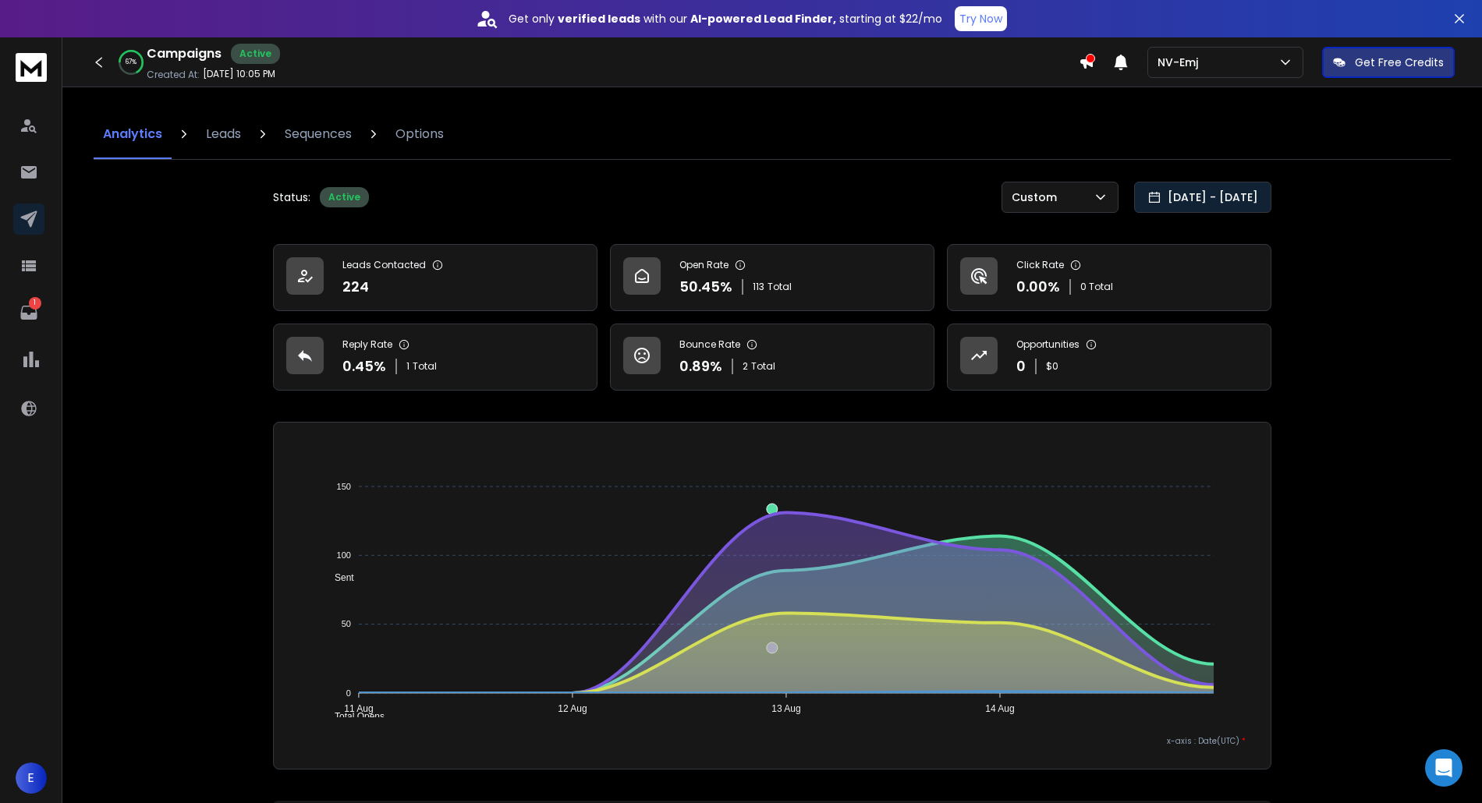
click at [1171, 190] on button "11 Aug 2025 - 15 Aug 2025" at bounding box center [1202, 197] width 137 height 31
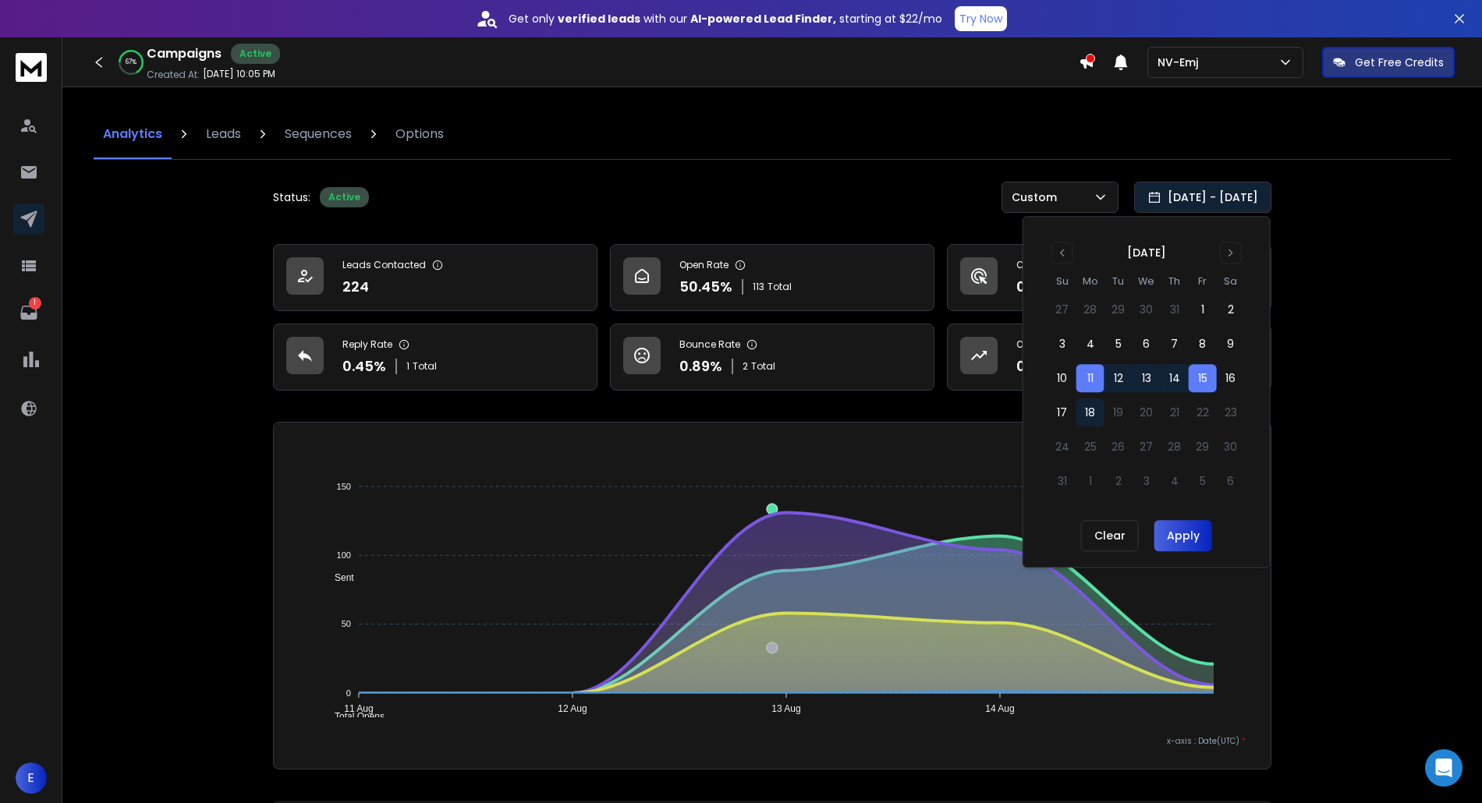
click at [1171, 190] on button "11 Aug 2025 - 15 Aug 2025" at bounding box center [1202, 197] width 137 height 31
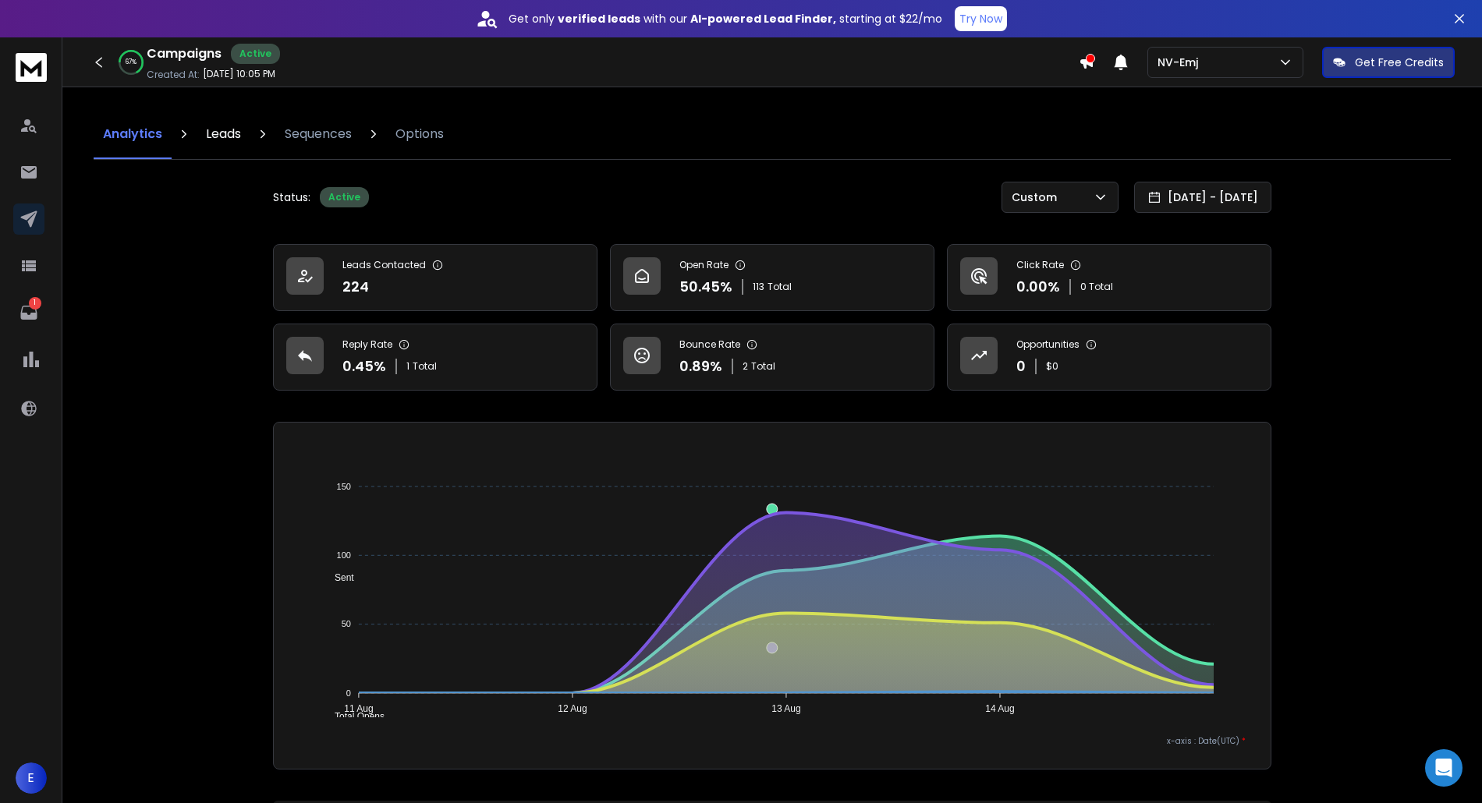
click at [218, 136] on p "Leads" at bounding box center [223, 134] width 35 height 19
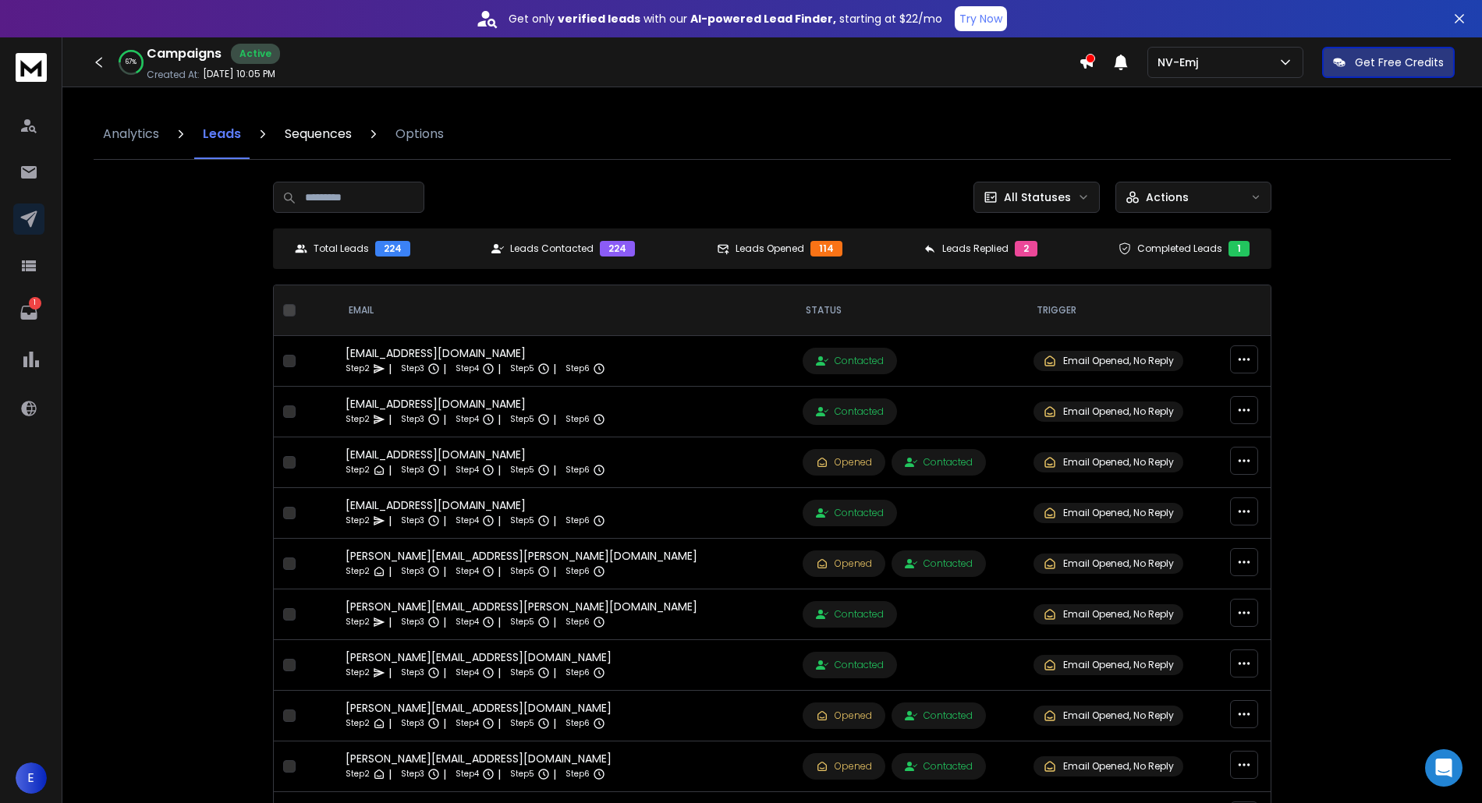
click at [299, 147] on link "Sequences" at bounding box center [318, 134] width 86 height 50
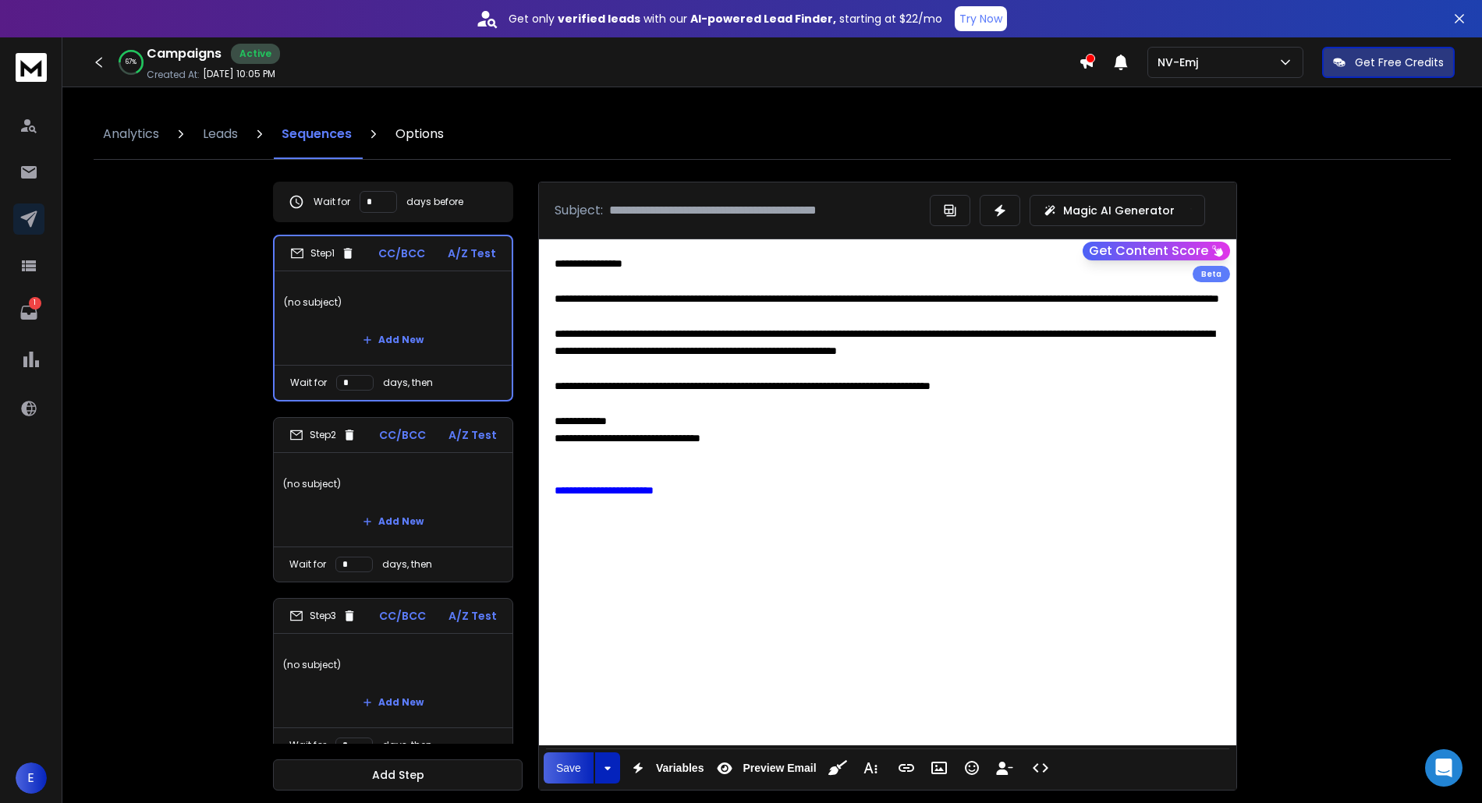
click at [409, 134] on p "Options" at bounding box center [419, 134] width 48 height 19
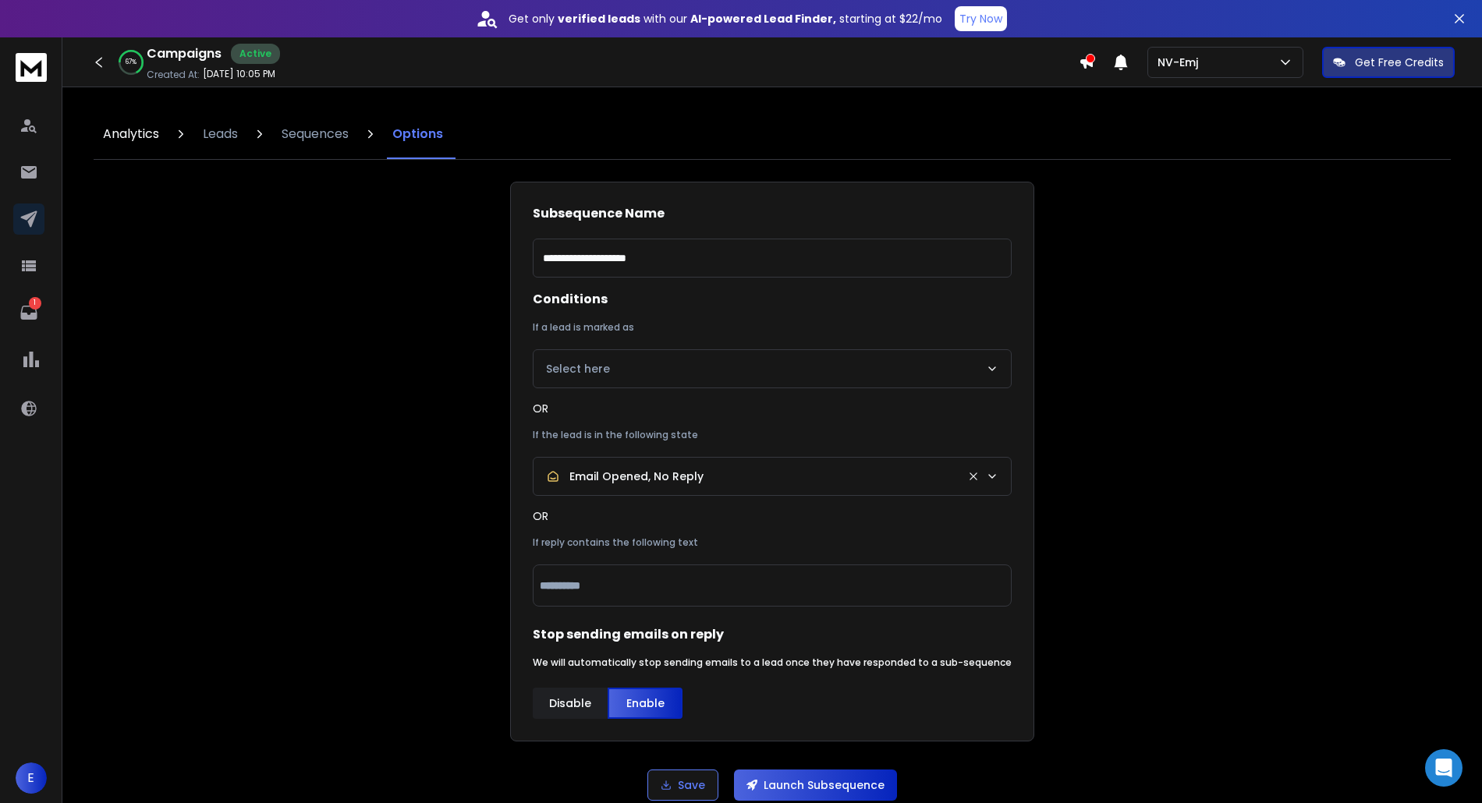
click at [123, 133] on p "Analytics" at bounding box center [131, 134] width 56 height 19
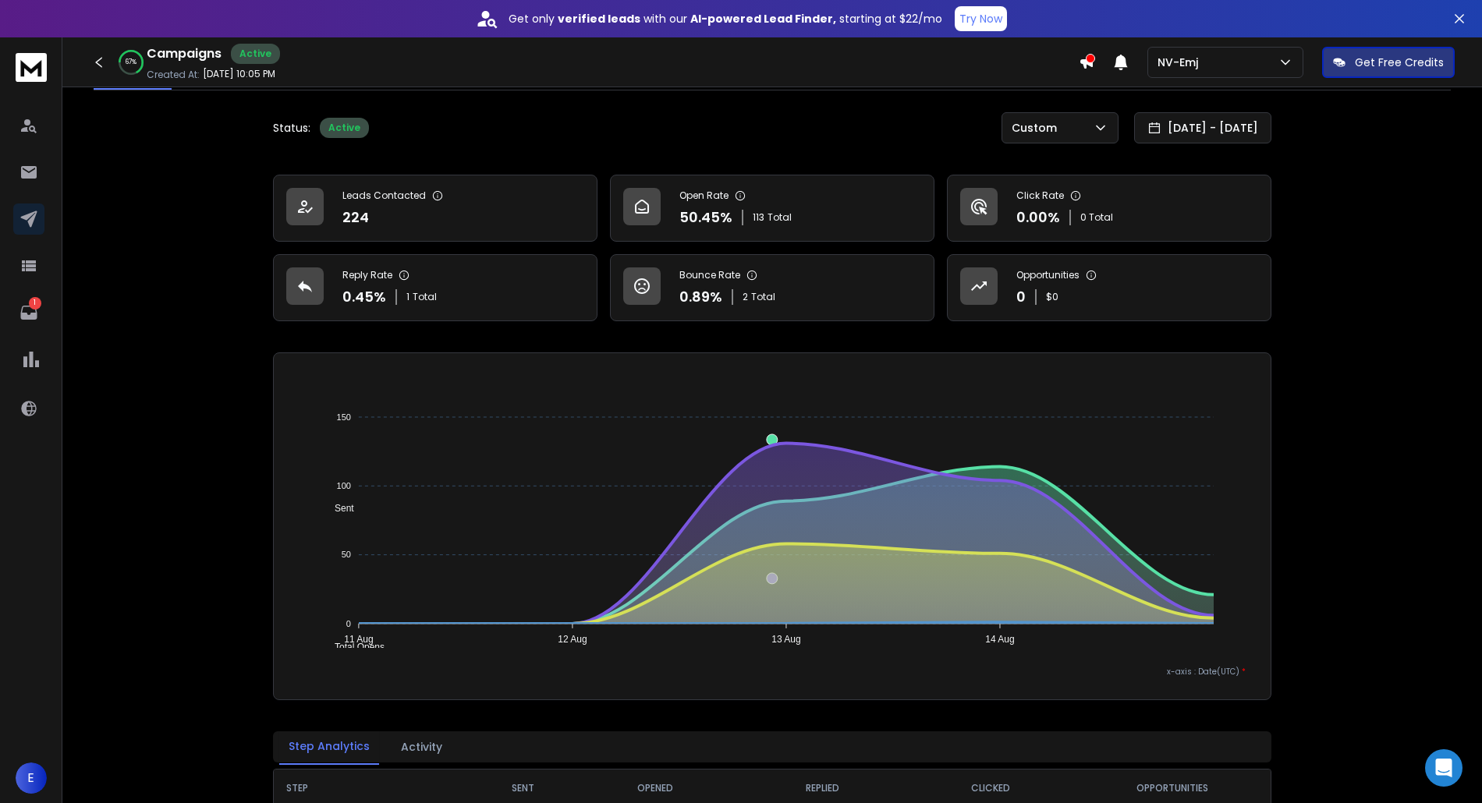
scroll to position [207, 0]
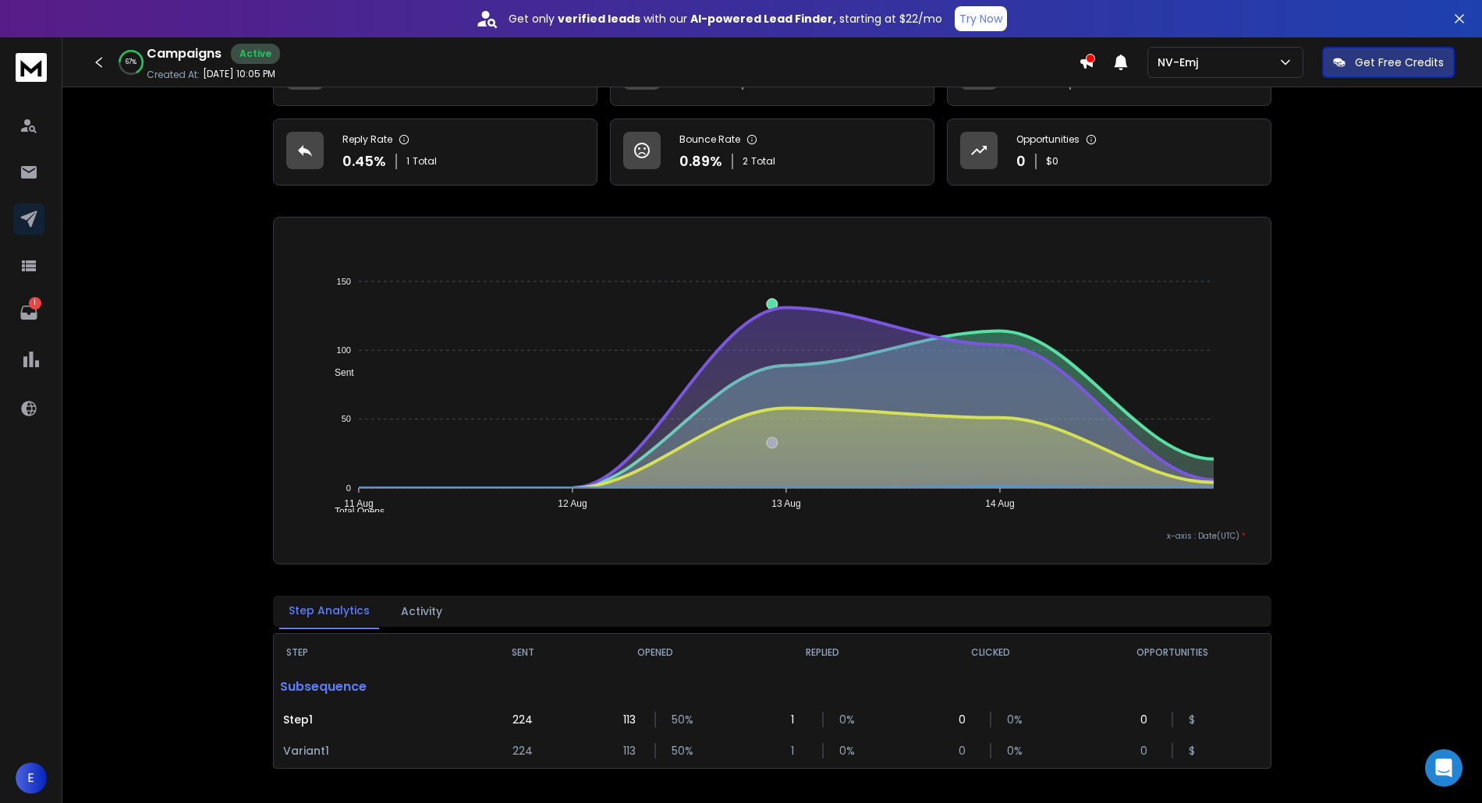
click at [413, 604] on button "Activity" at bounding box center [422, 611] width 60 height 34
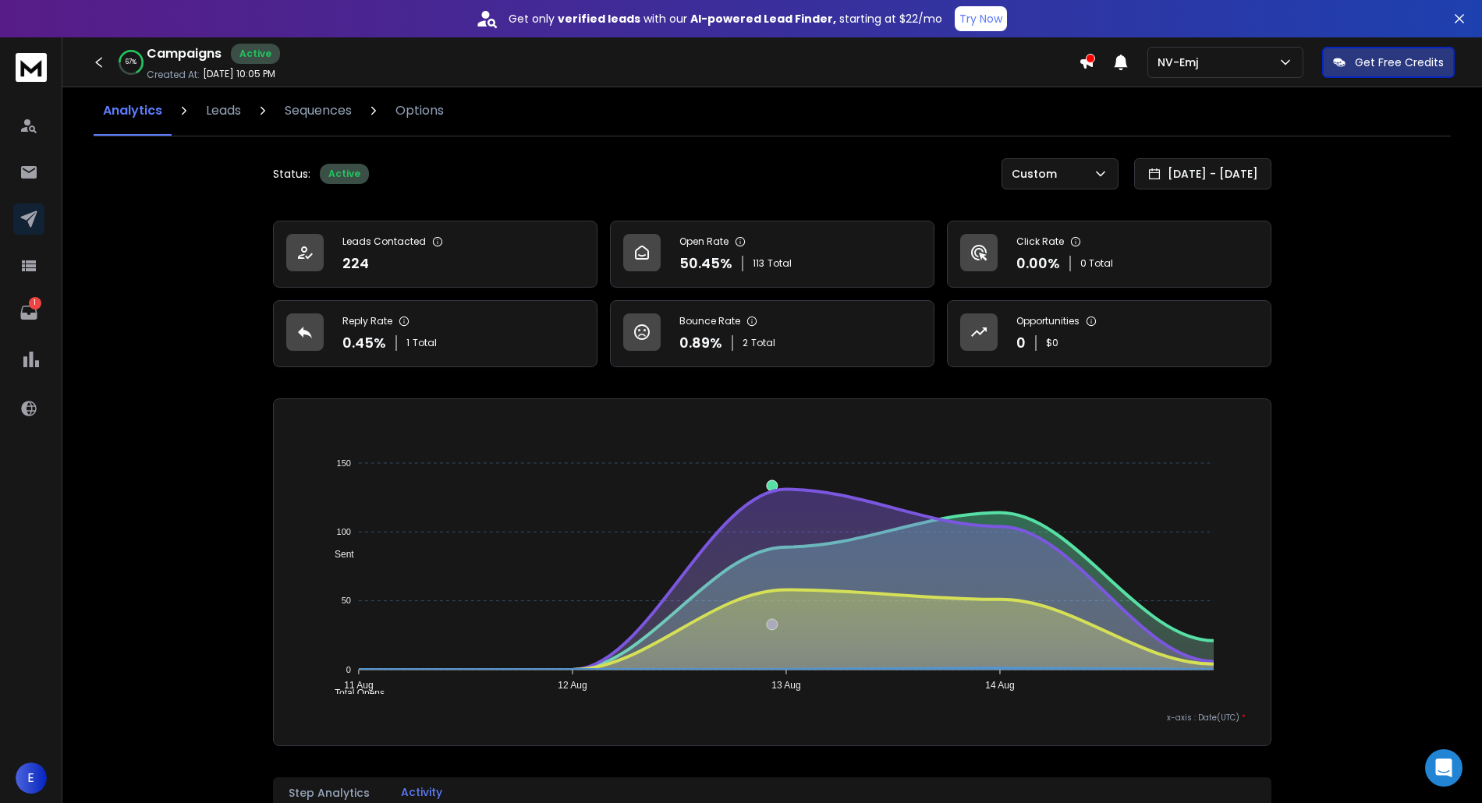
scroll to position [0, 0]
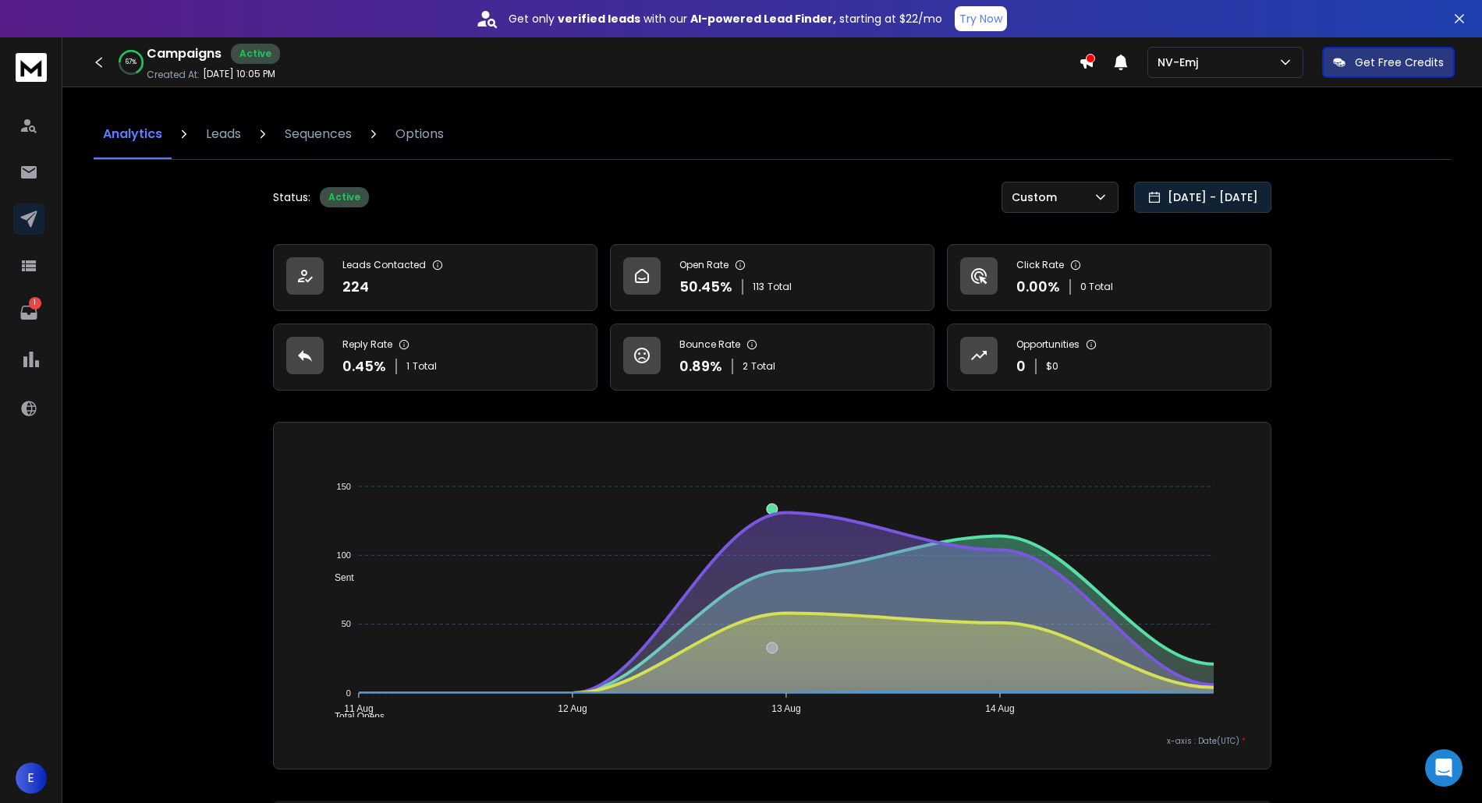
click at [1204, 194] on button "11 Aug 2025 - 15 Aug 2025" at bounding box center [1202, 197] width 137 height 31
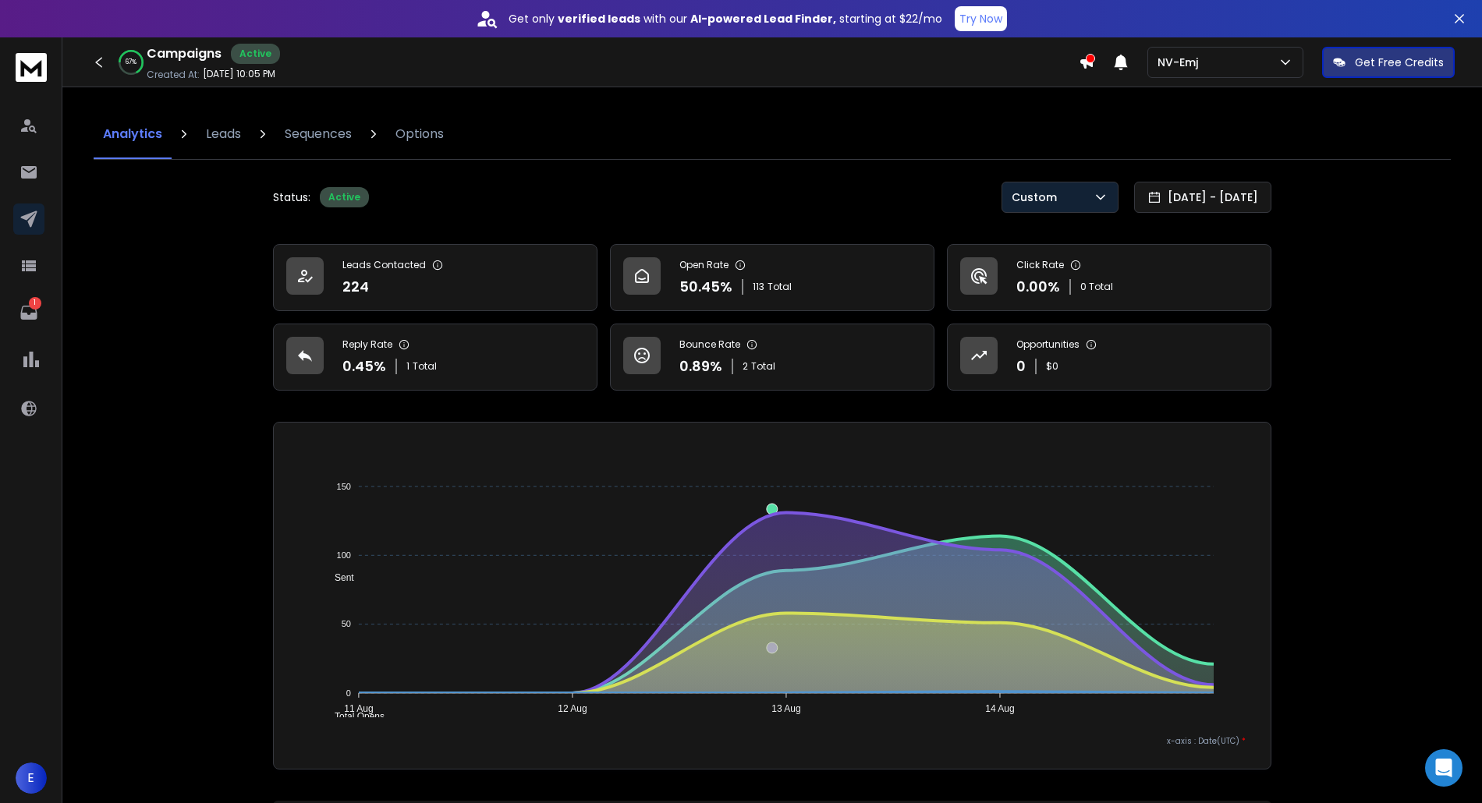
click at [1034, 184] on button "Custom" at bounding box center [1059, 197] width 117 height 31
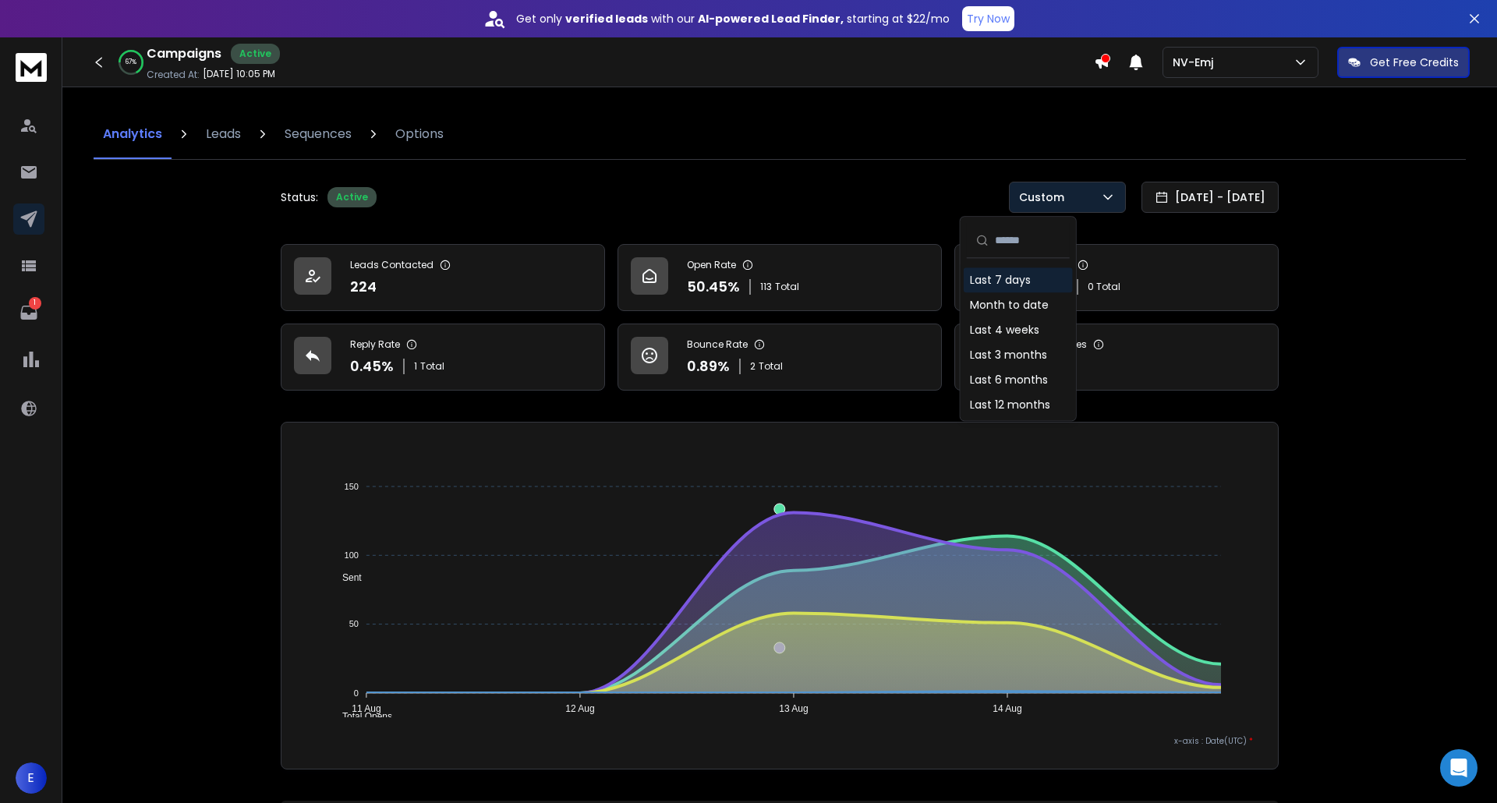
click at [1034, 185] on button "Custom" at bounding box center [1067, 197] width 117 height 31
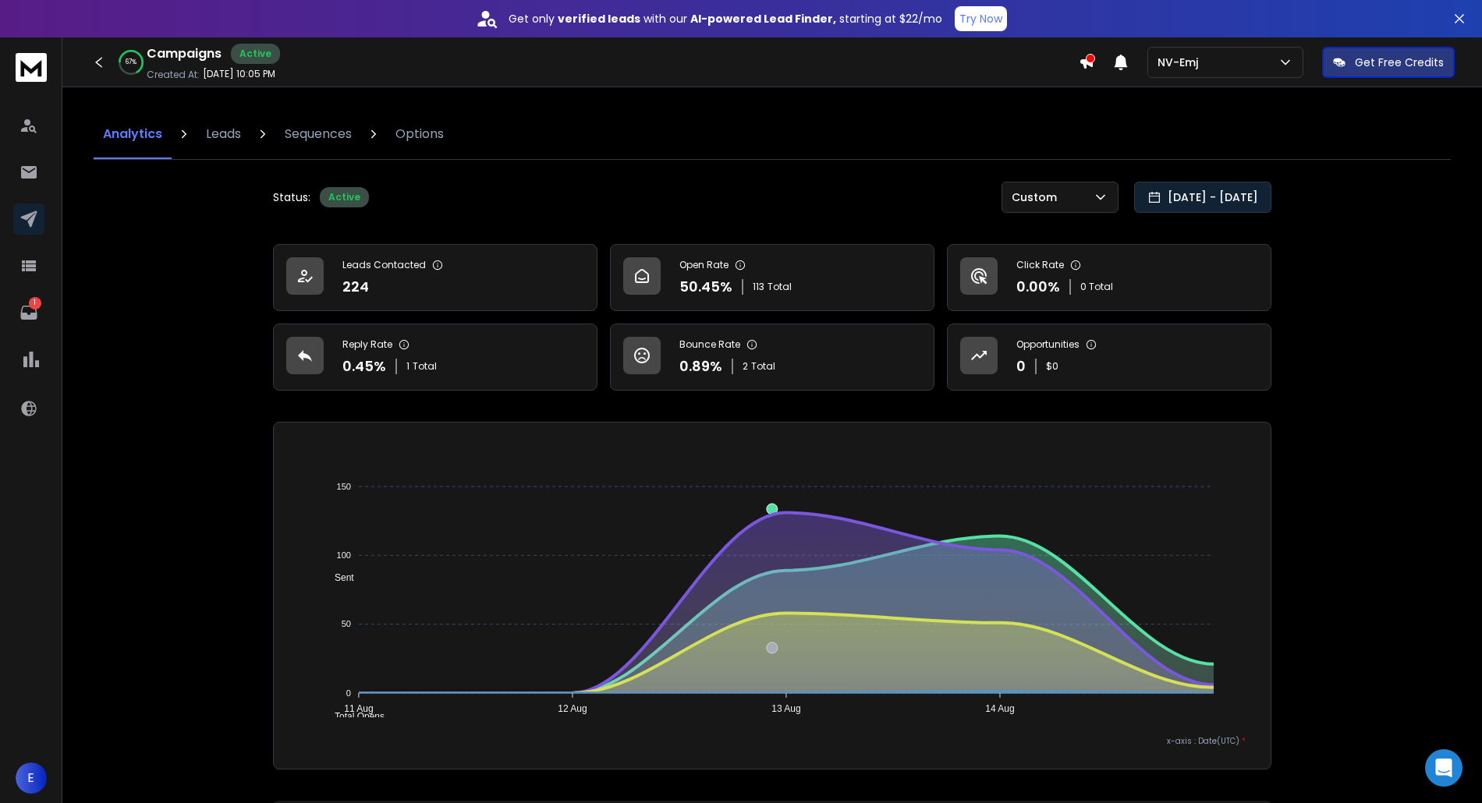
click at [1173, 189] on button "11 Aug 2025 - 15 Aug 2025" at bounding box center [1202, 197] width 137 height 31
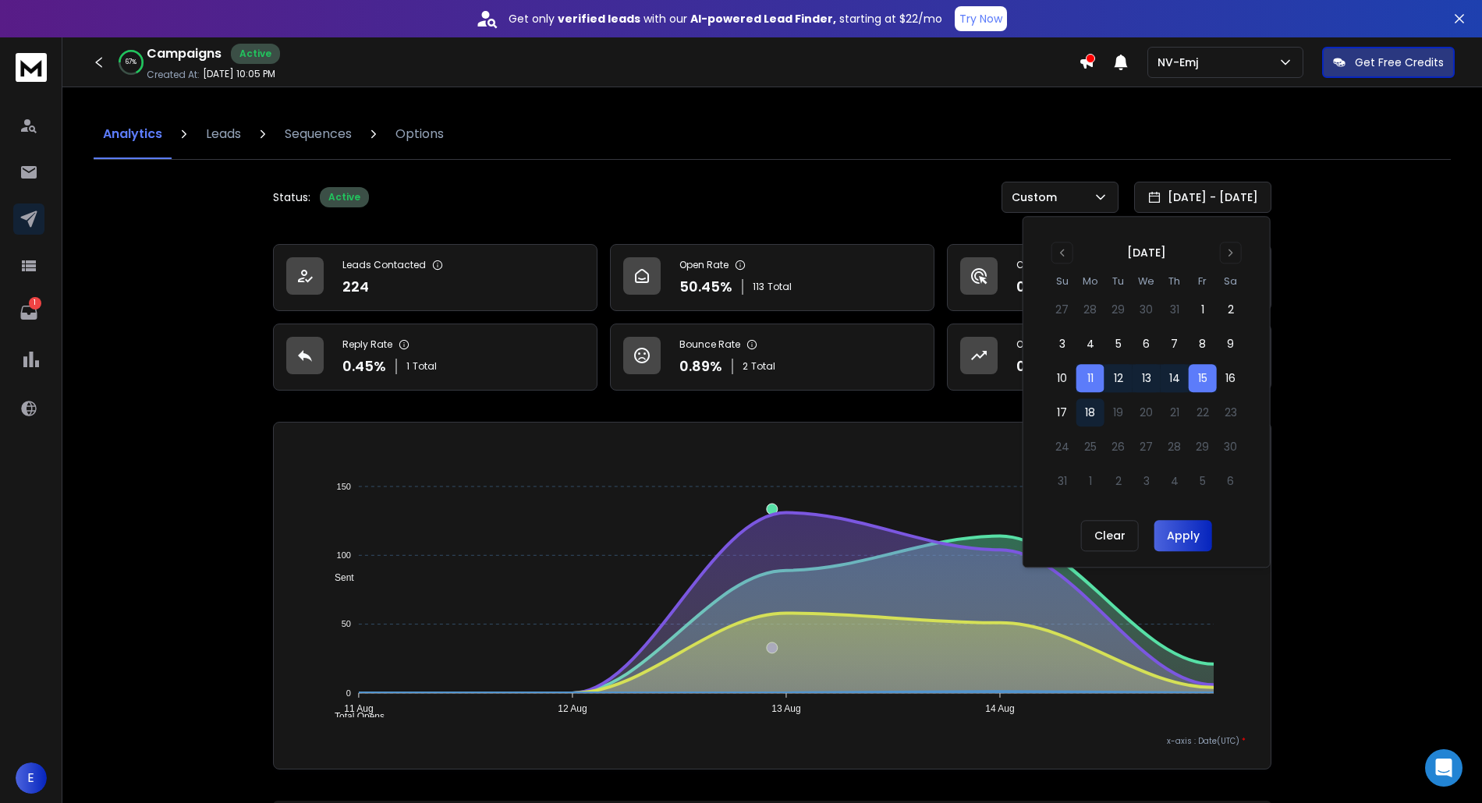
click at [1192, 532] on button "Apply" at bounding box center [1183, 536] width 58 height 31
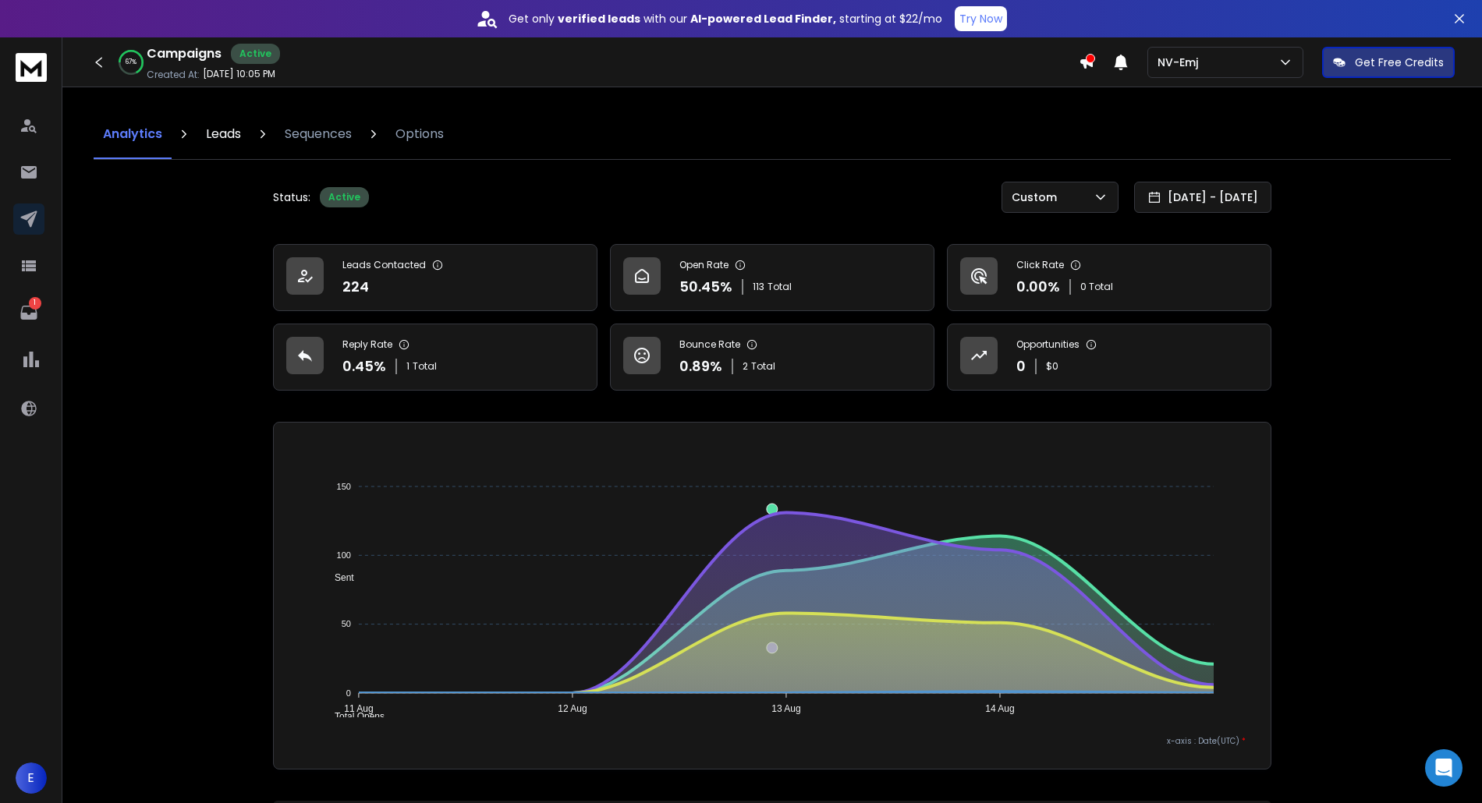
click at [237, 128] on p "Leads" at bounding box center [223, 134] width 35 height 19
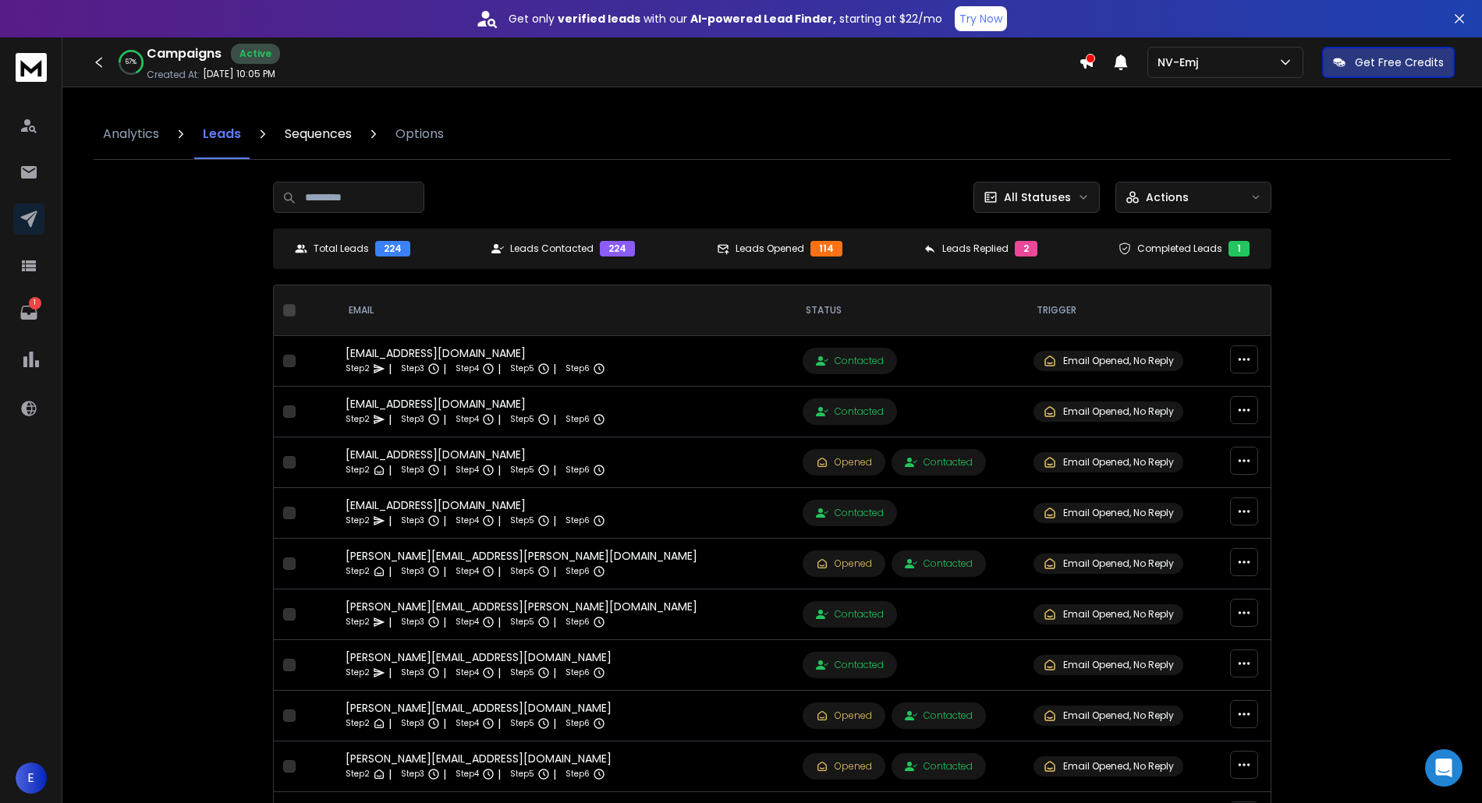
click at [322, 125] on p "Sequences" at bounding box center [318, 134] width 67 height 19
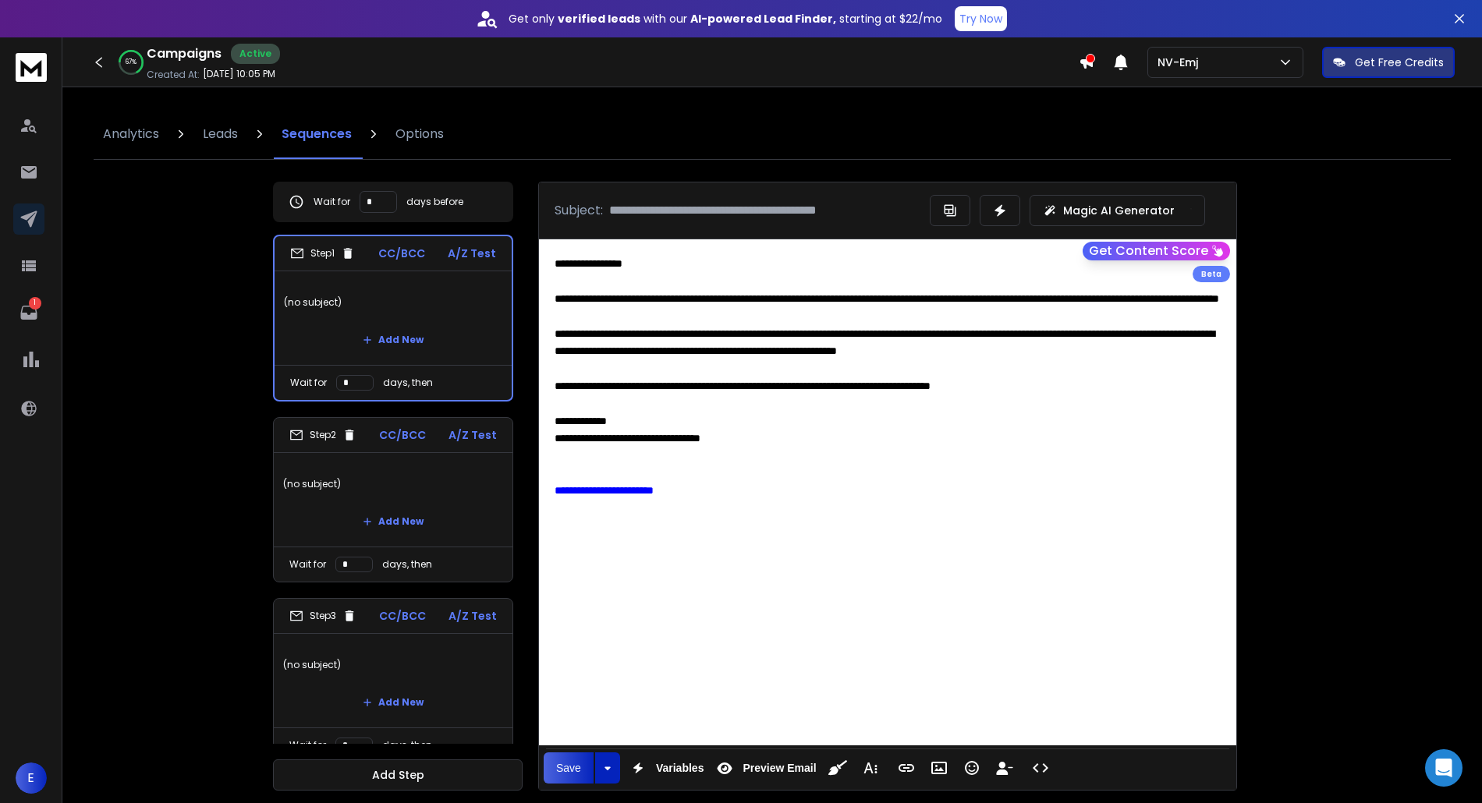
click at [475, 508] on div "Add New" at bounding box center [393, 521] width 220 height 31
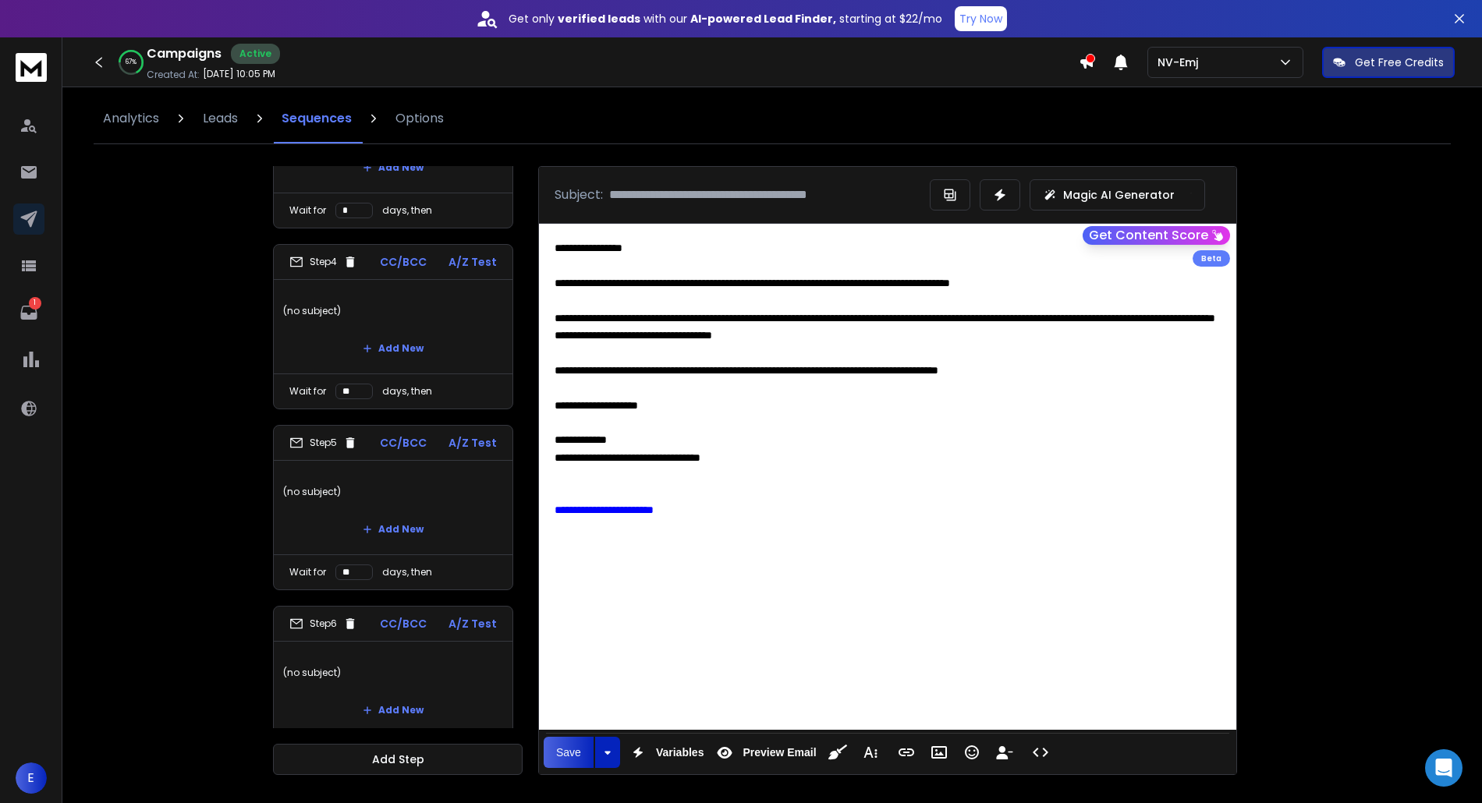
scroll to position [531, 0]
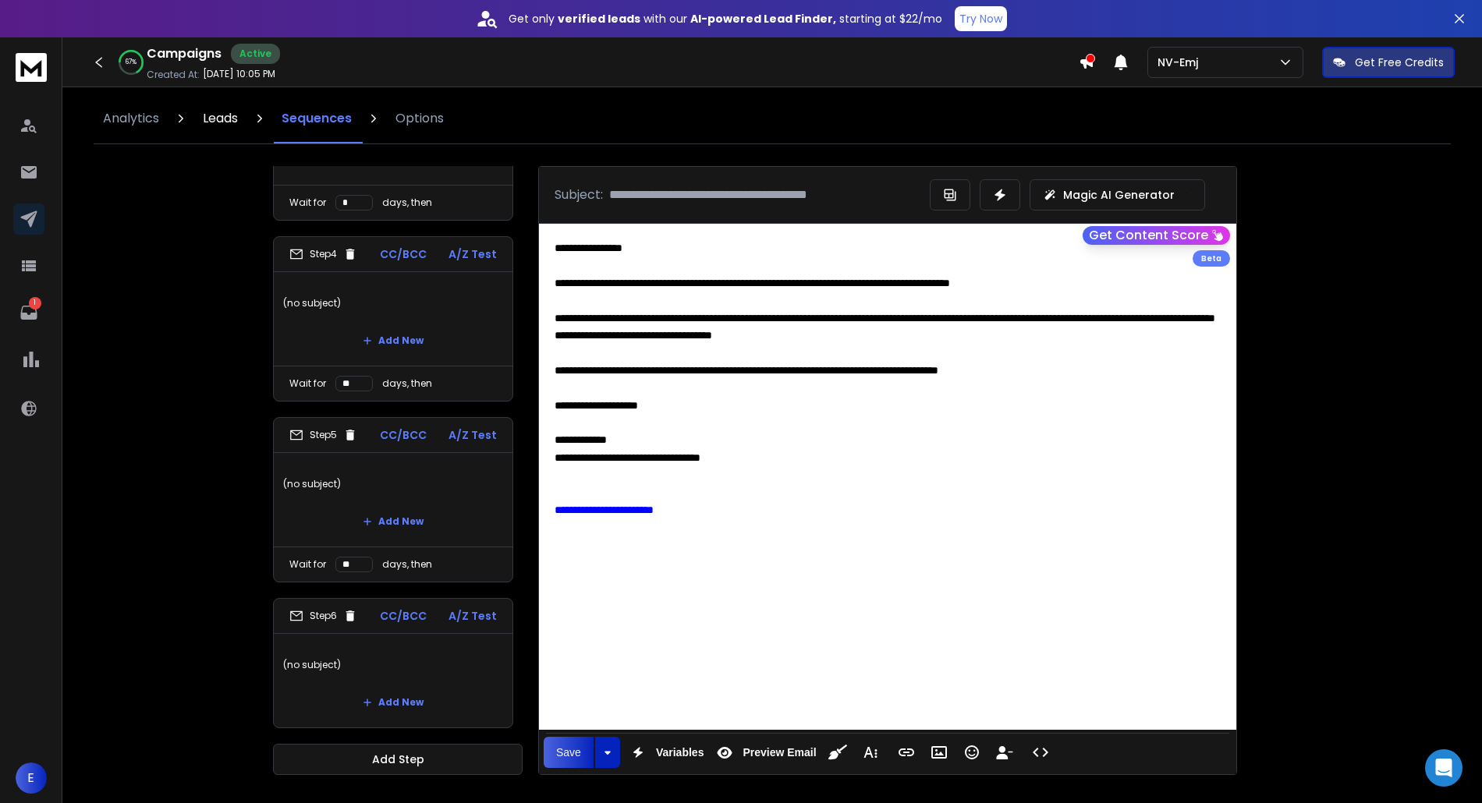
click at [226, 115] on p "Leads" at bounding box center [220, 118] width 35 height 19
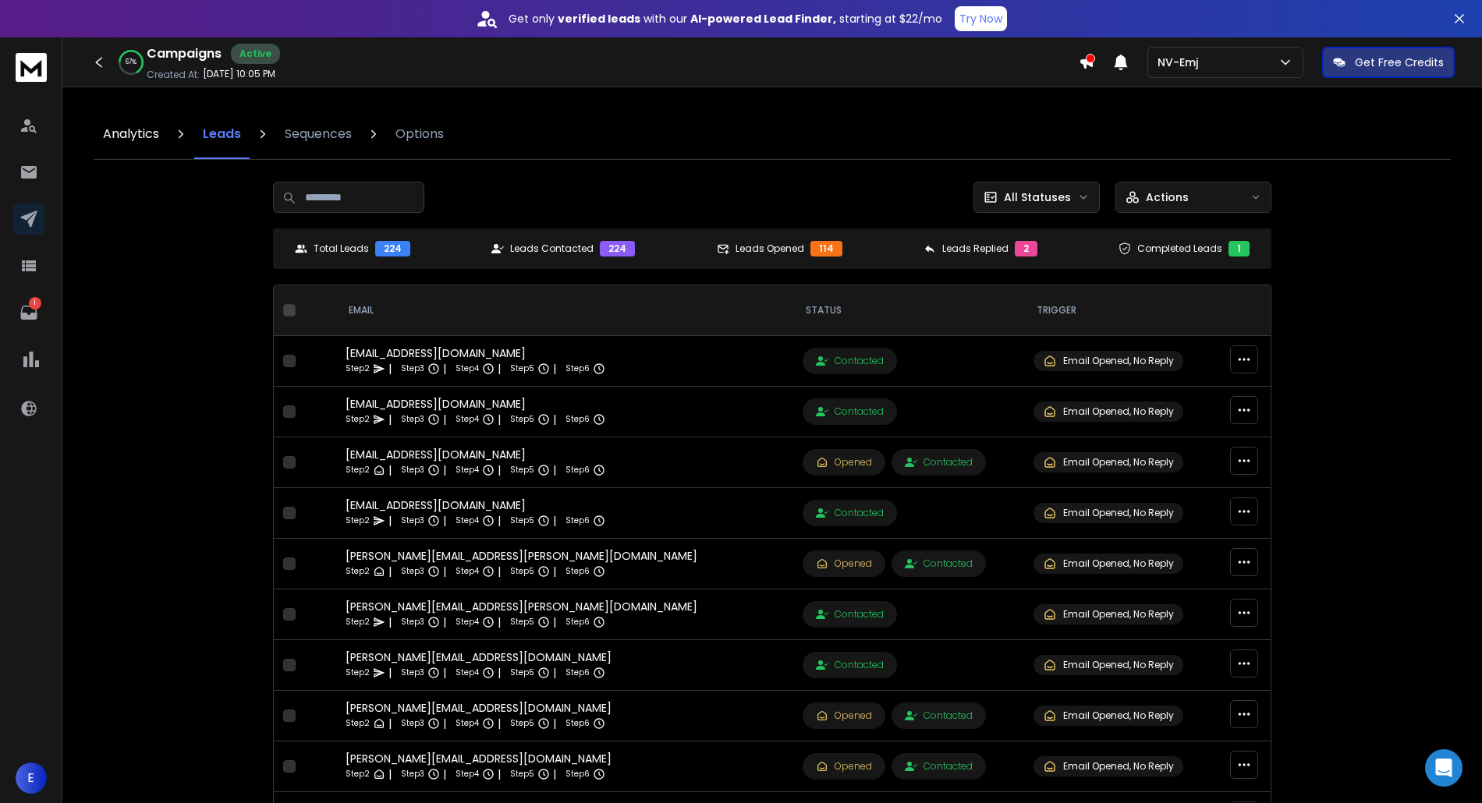
click at [156, 128] on p "Analytics" at bounding box center [131, 134] width 56 height 19
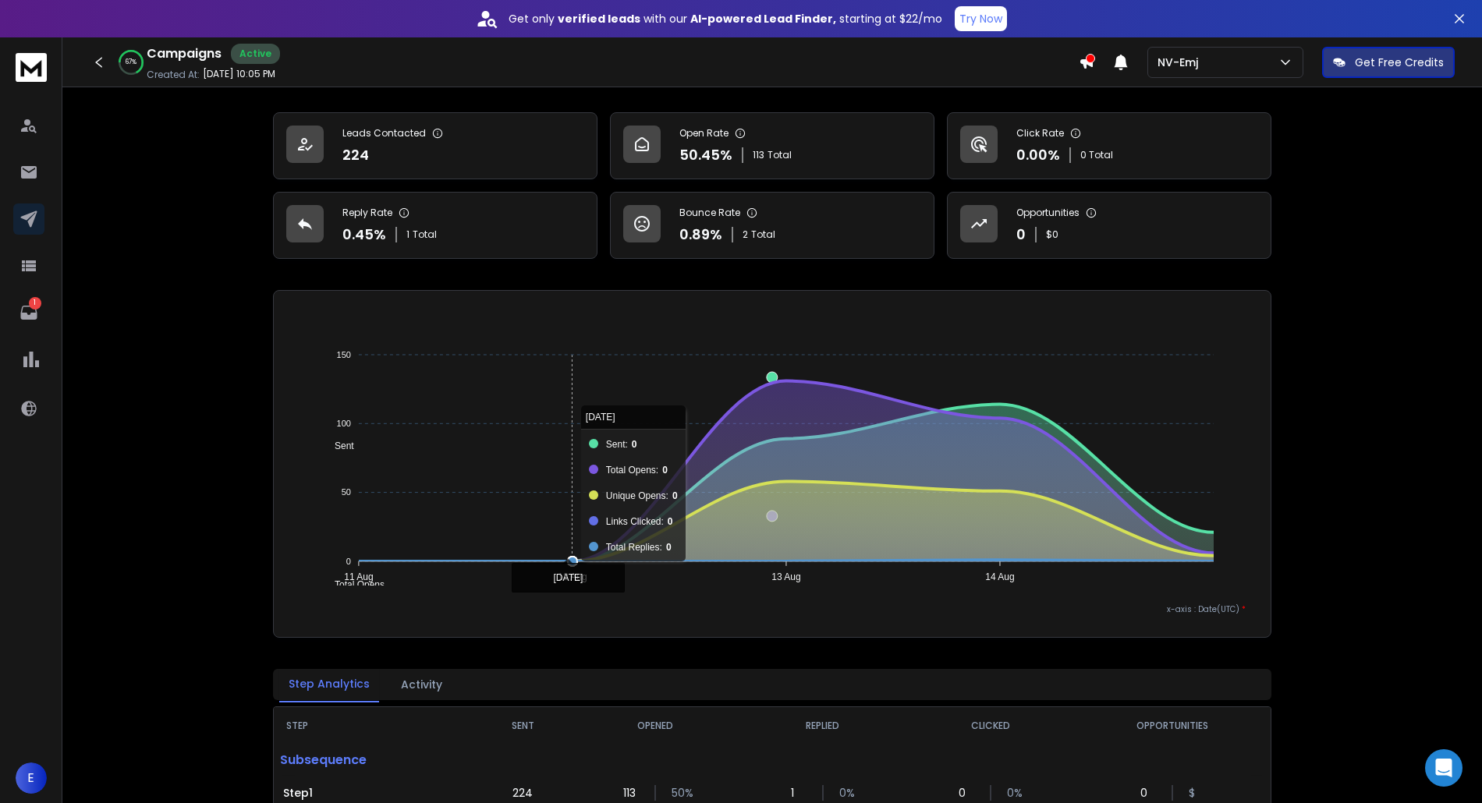
scroll to position [207, 0]
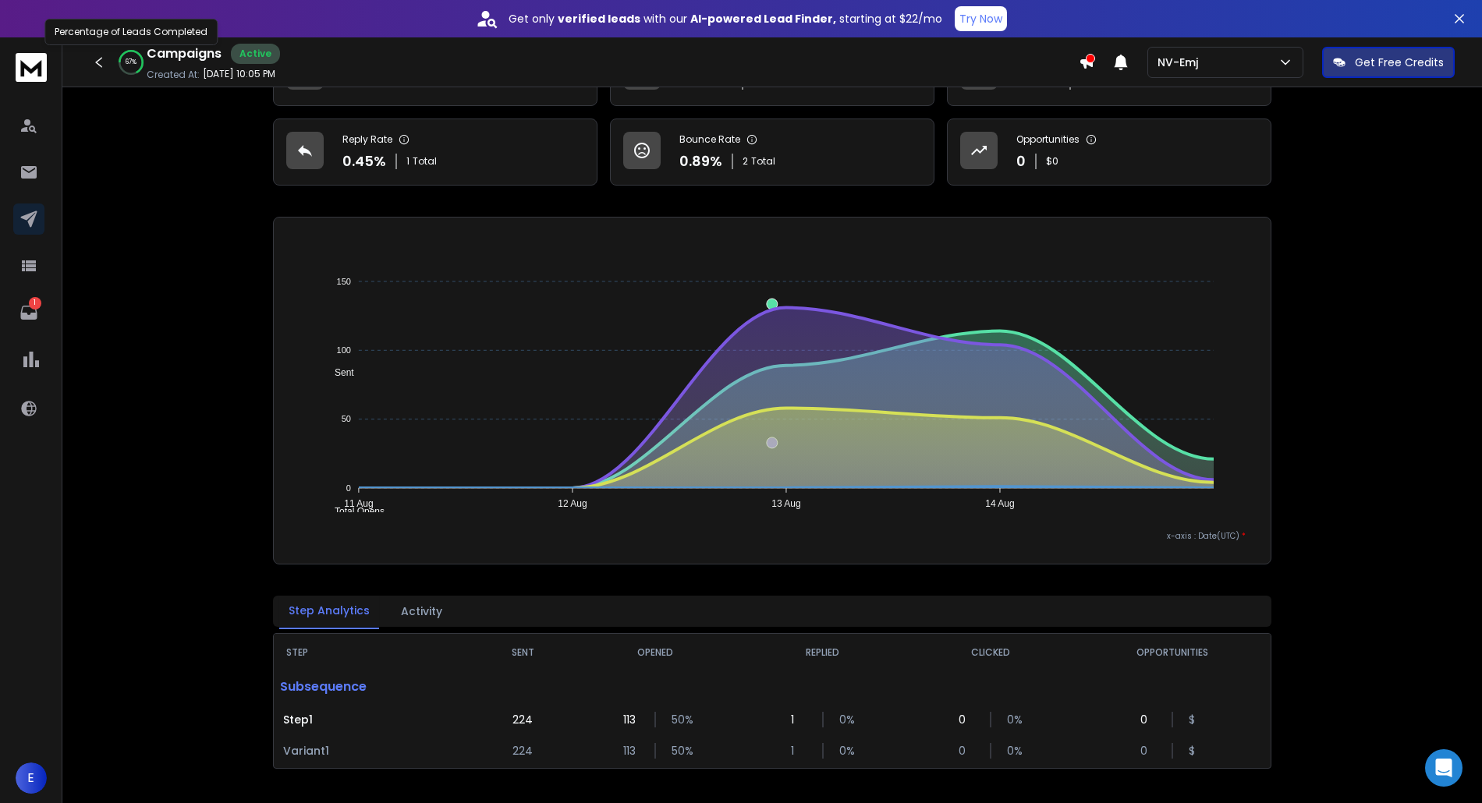
drag, startPoint x: 101, startPoint y: 60, endPoint x: 89, endPoint y: 106, distance: 47.5
click at [101, 62] on icon at bounding box center [99, 62] width 14 height 14
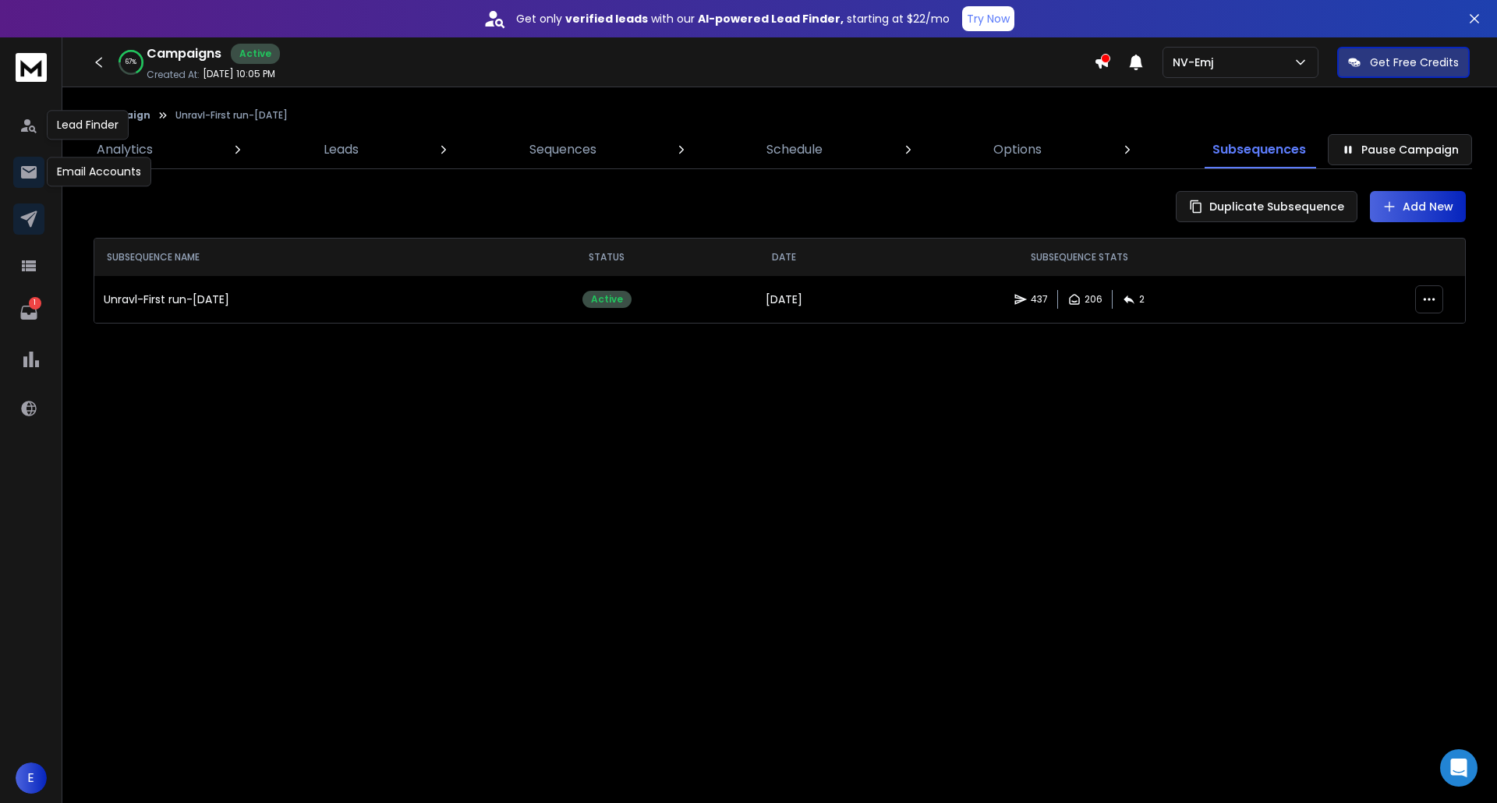
click at [31, 185] on link at bounding box center [28, 172] width 31 height 31
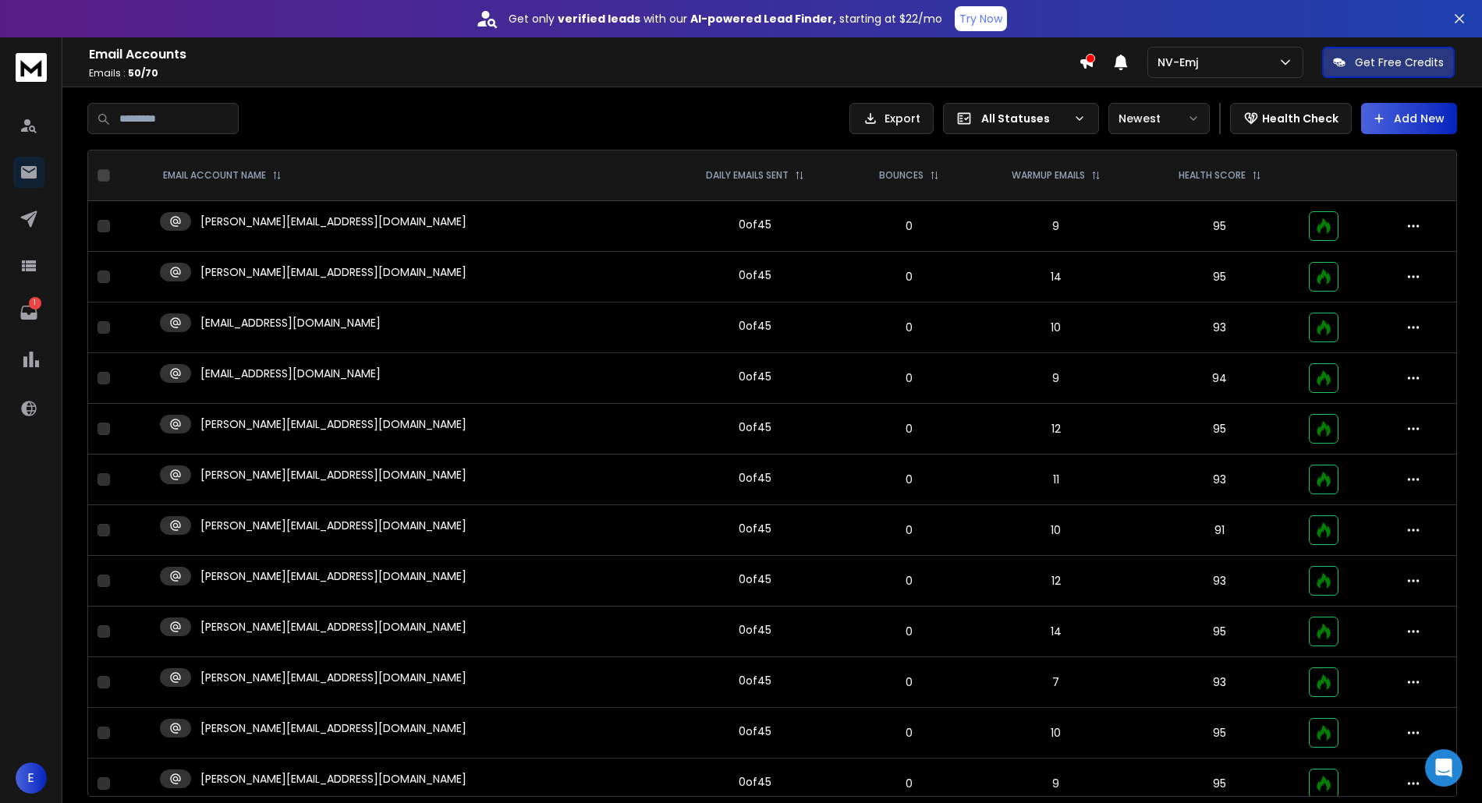
click at [888, 234] on td "0" at bounding box center [909, 226] width 126 height 51
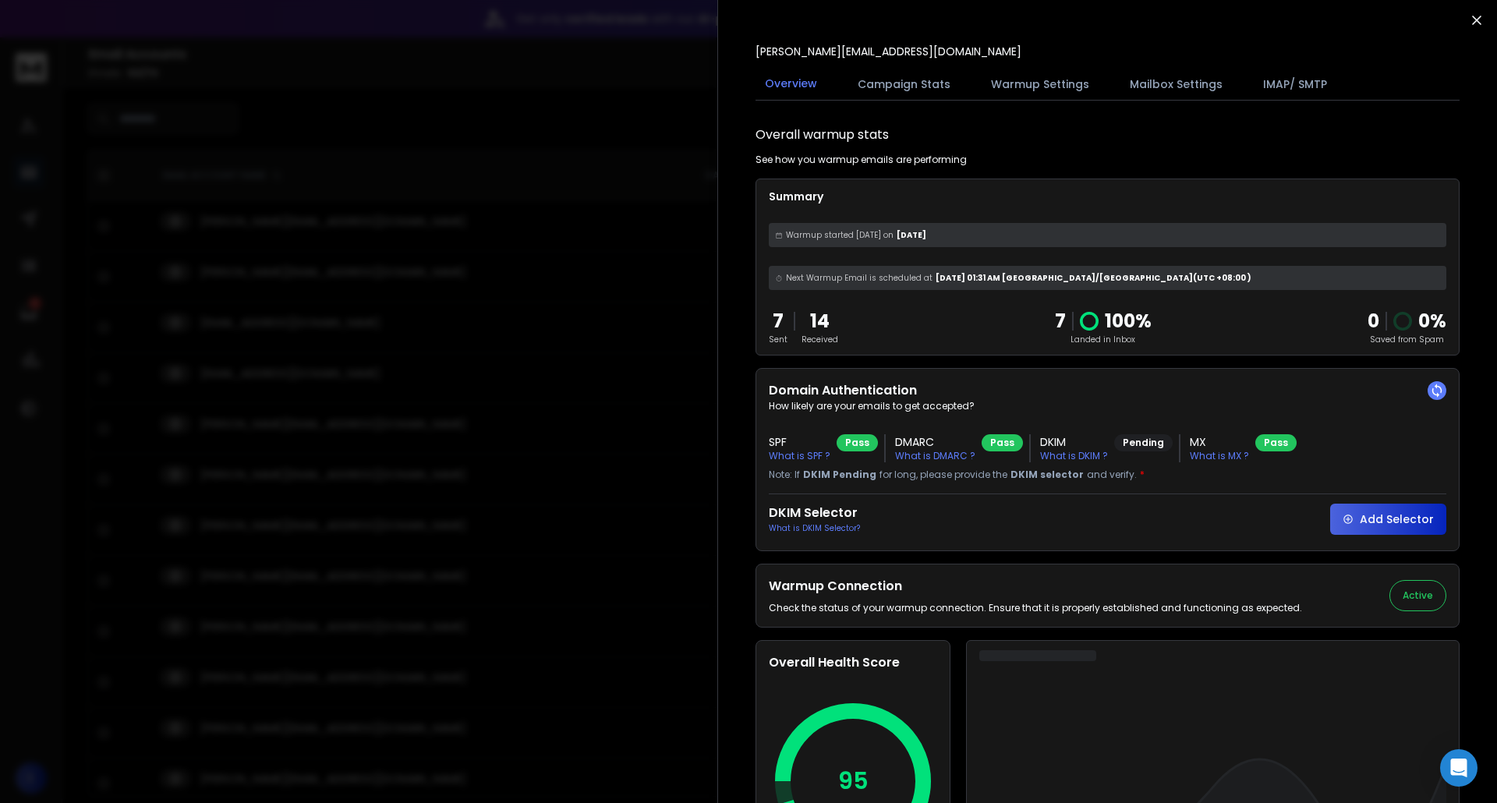
click at [1473, 16] on icon "button" at bounding box center [1477, 20] width 16 height 16
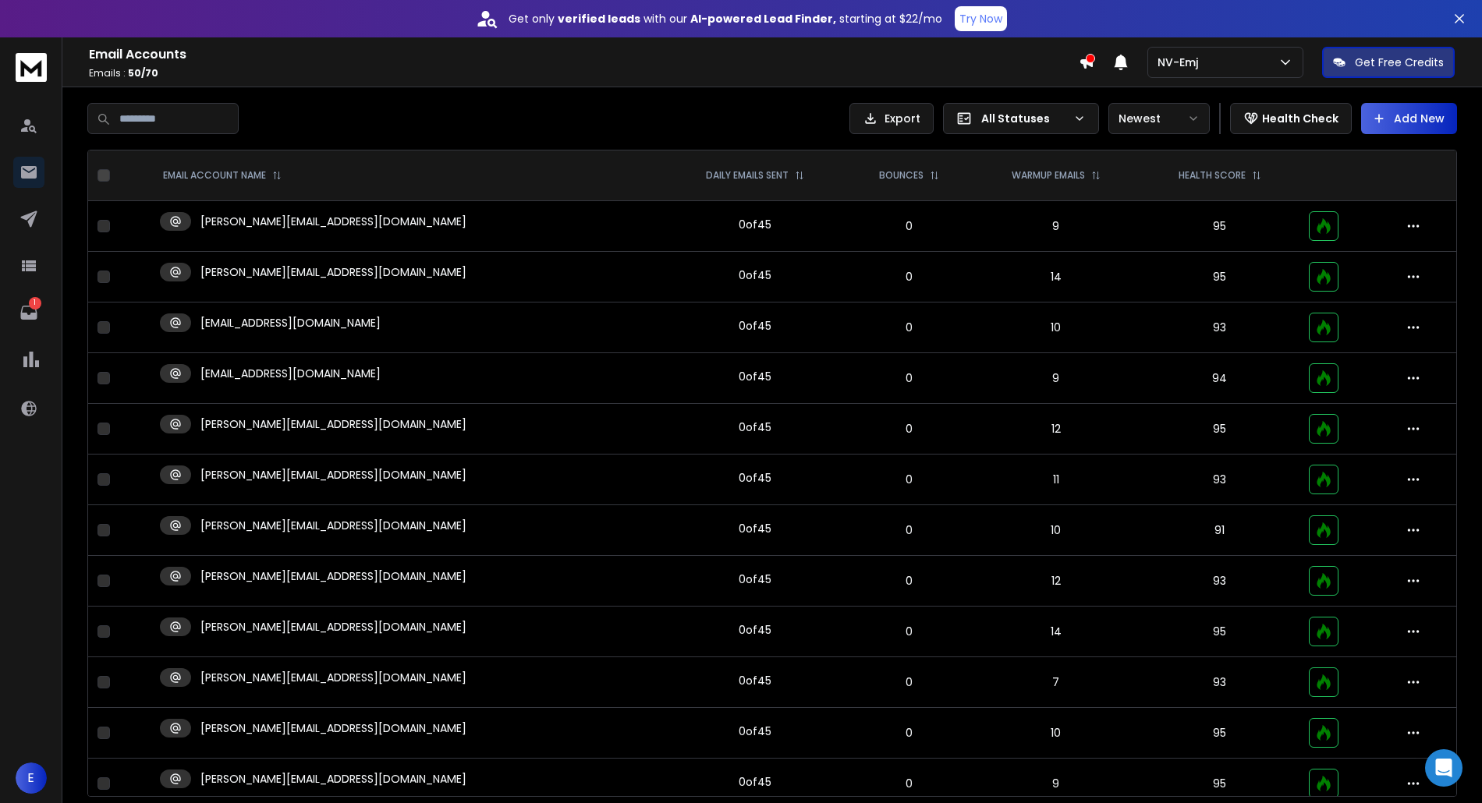
click at [739, 222] on div "0 of 45" at bounding box center [755, 225] width 33 height 16
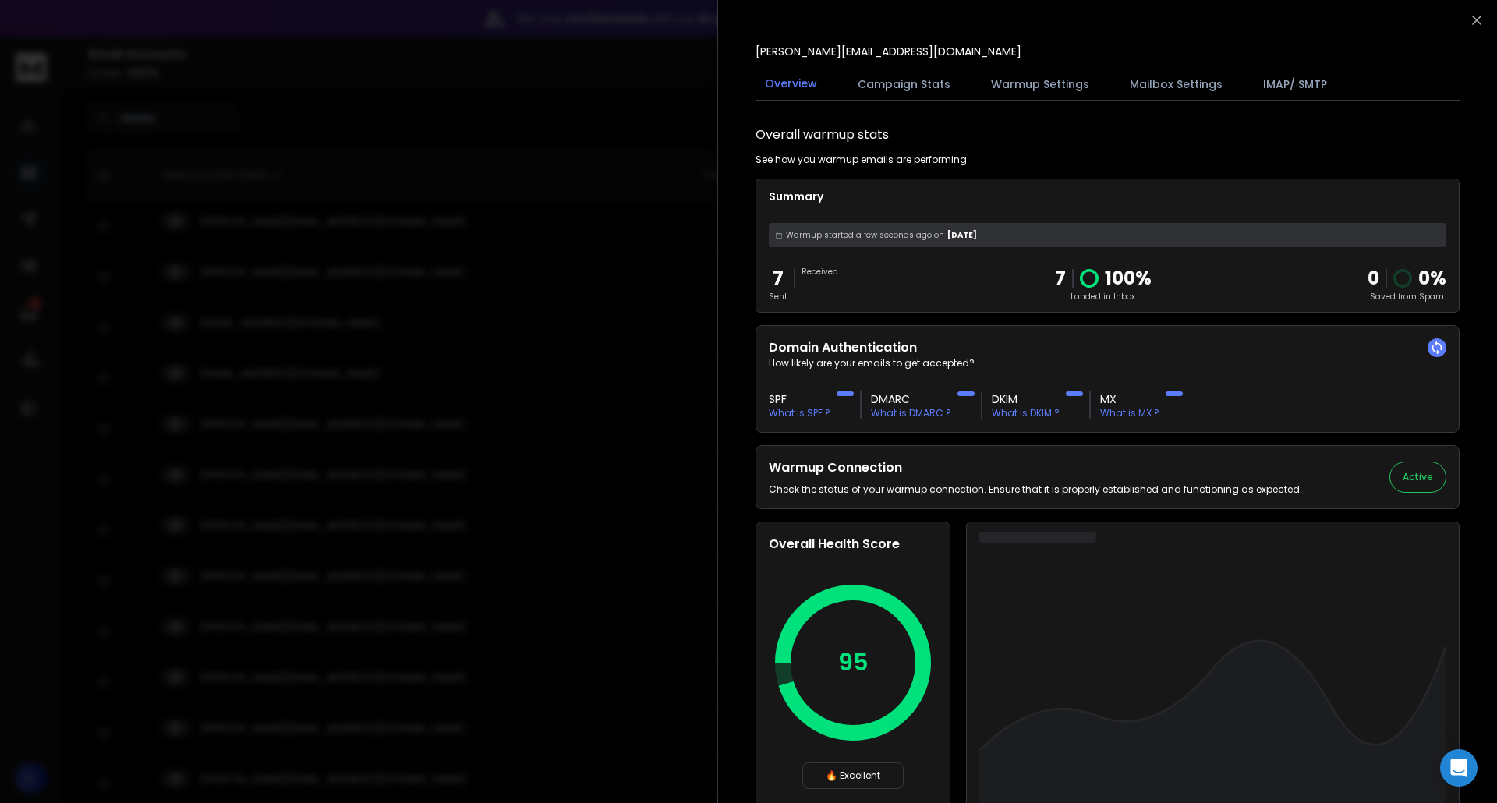
click at [1020, 73] on button "Warmup Settings" at bounding box center [1040, 84] width 117 height 34
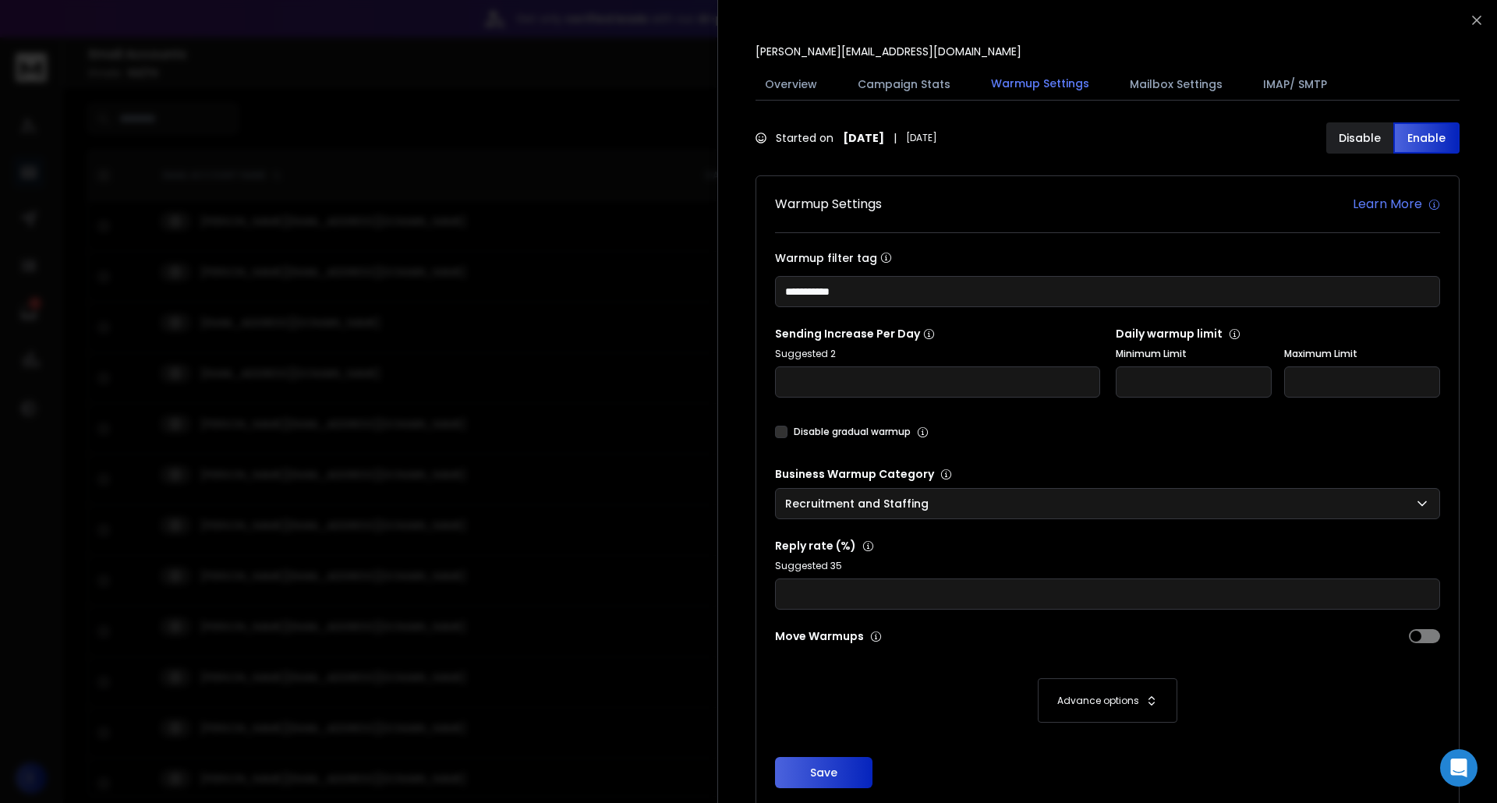
click at [1175, 66] on div "**********" at bounding box center [1108, 426] width 742 height 814
click at [1176, 73] on button "Mailbox Settings" at bounding box center [1177, 84] width 112 height 34
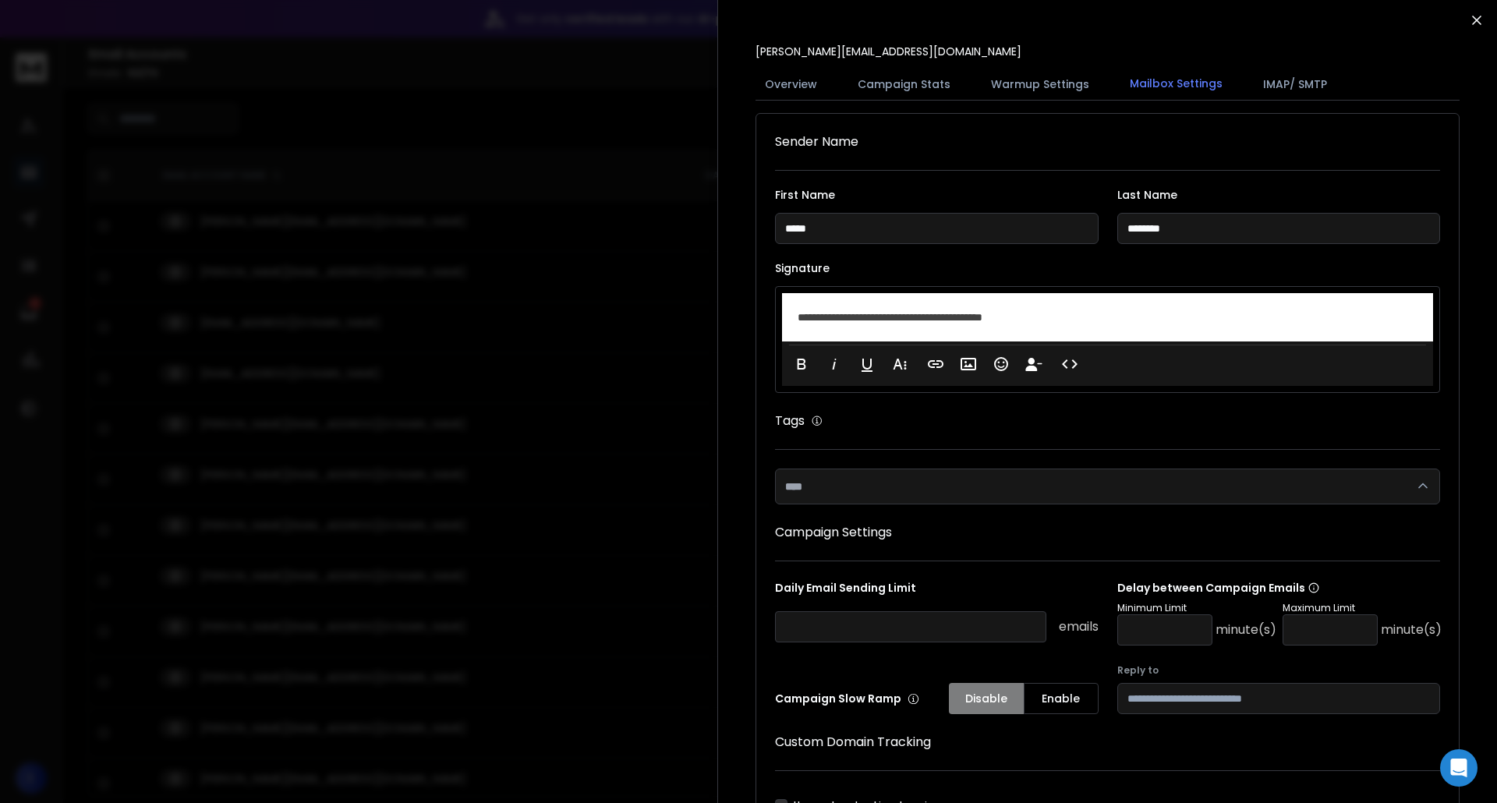
click at [1476, 17] on icon "button" at bounding box center [1477, 20] width 8 height 8
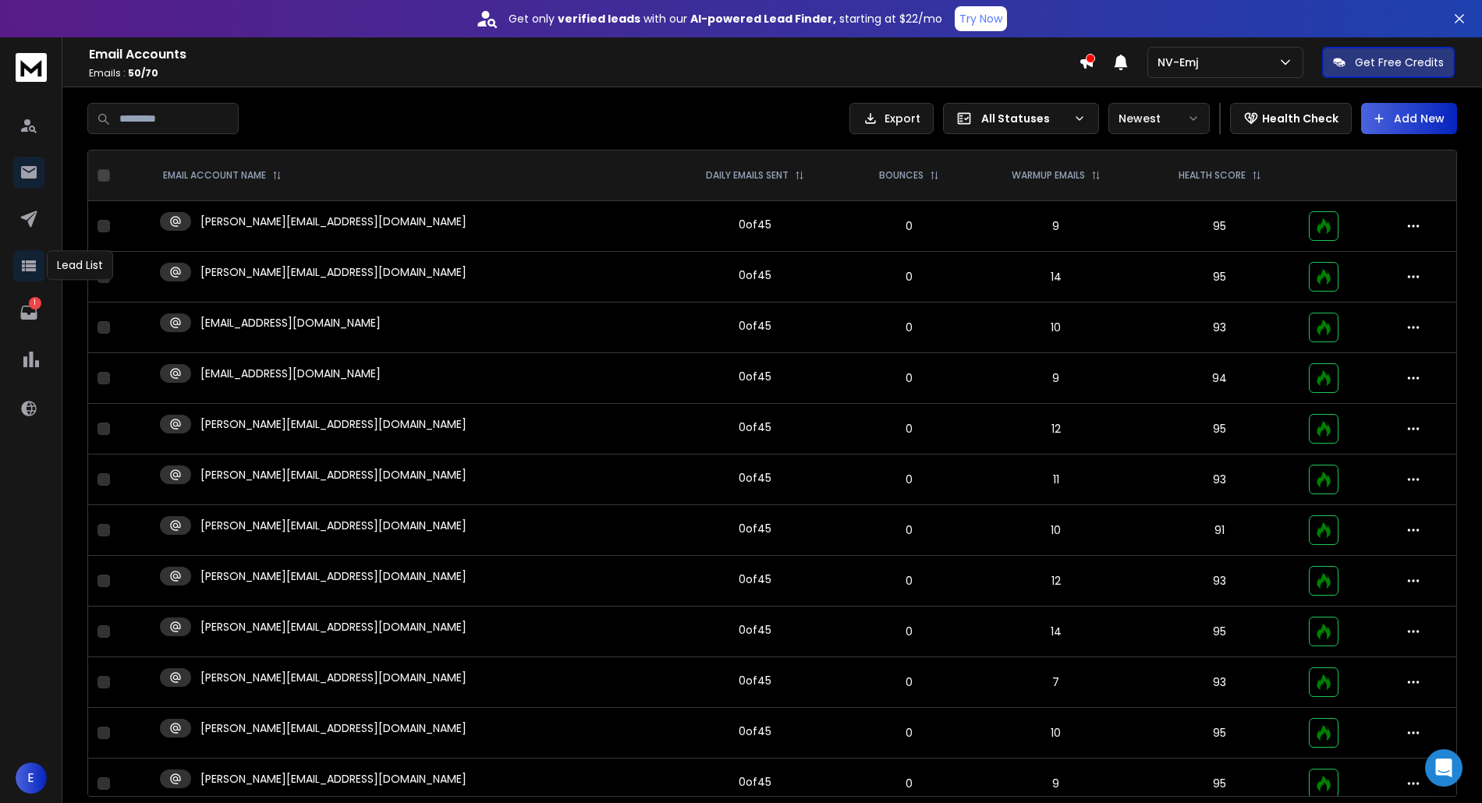
click at [32, 263] on icon at bounding box center [29, 265] width 14 height 11
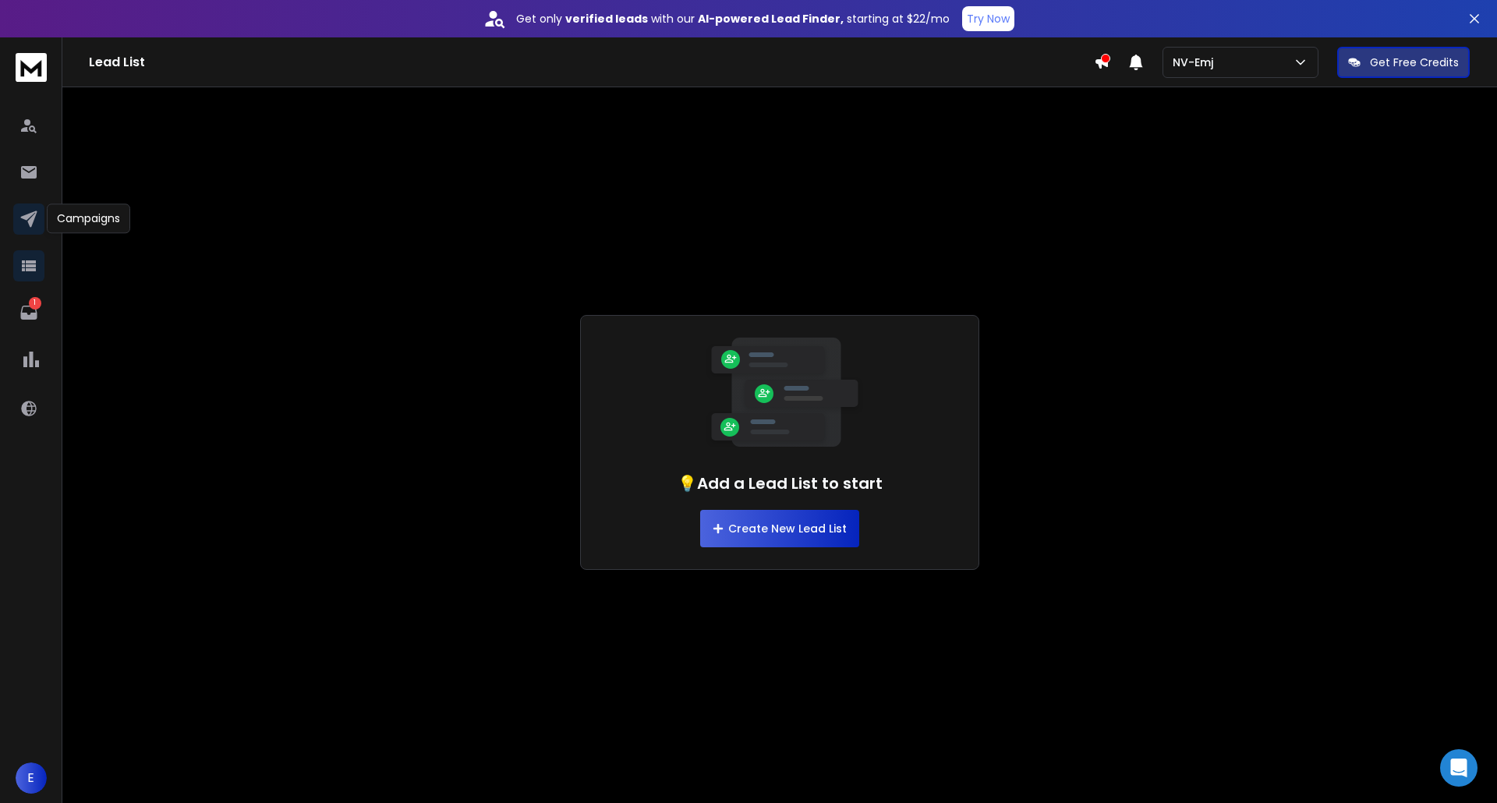
click at [42, 221] on link at bounding box center [28, 219] width 31 height 31
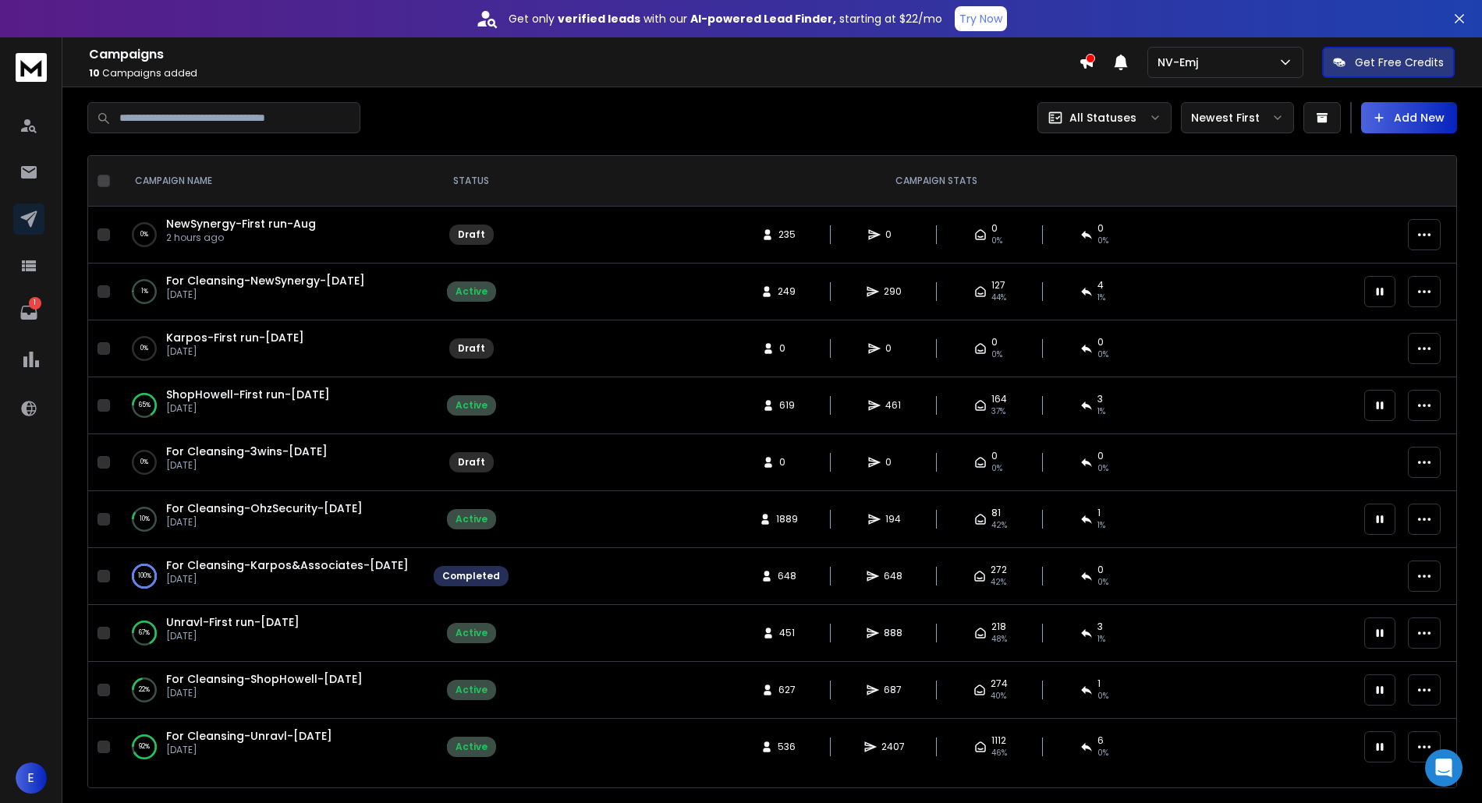
scroll to position [4, 0]
click at [321, 627] on div "67 % Unravl-First run-[DATE][DATE]" at bounding box center [270, 632] width 277 height 37
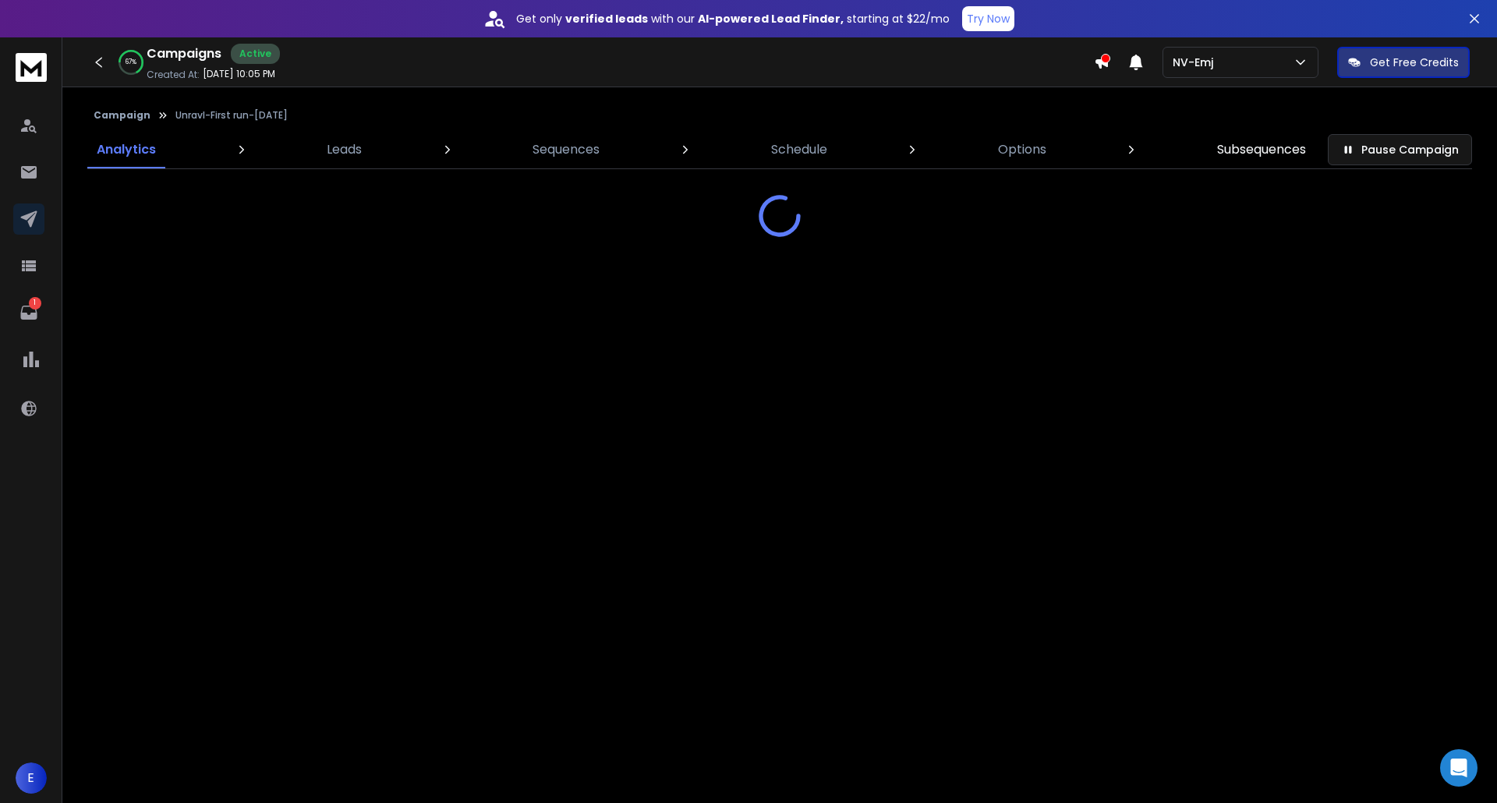
click at [1274, 147] on p "Subsequences" at bounding box center [1261, 149] width 89 height 19
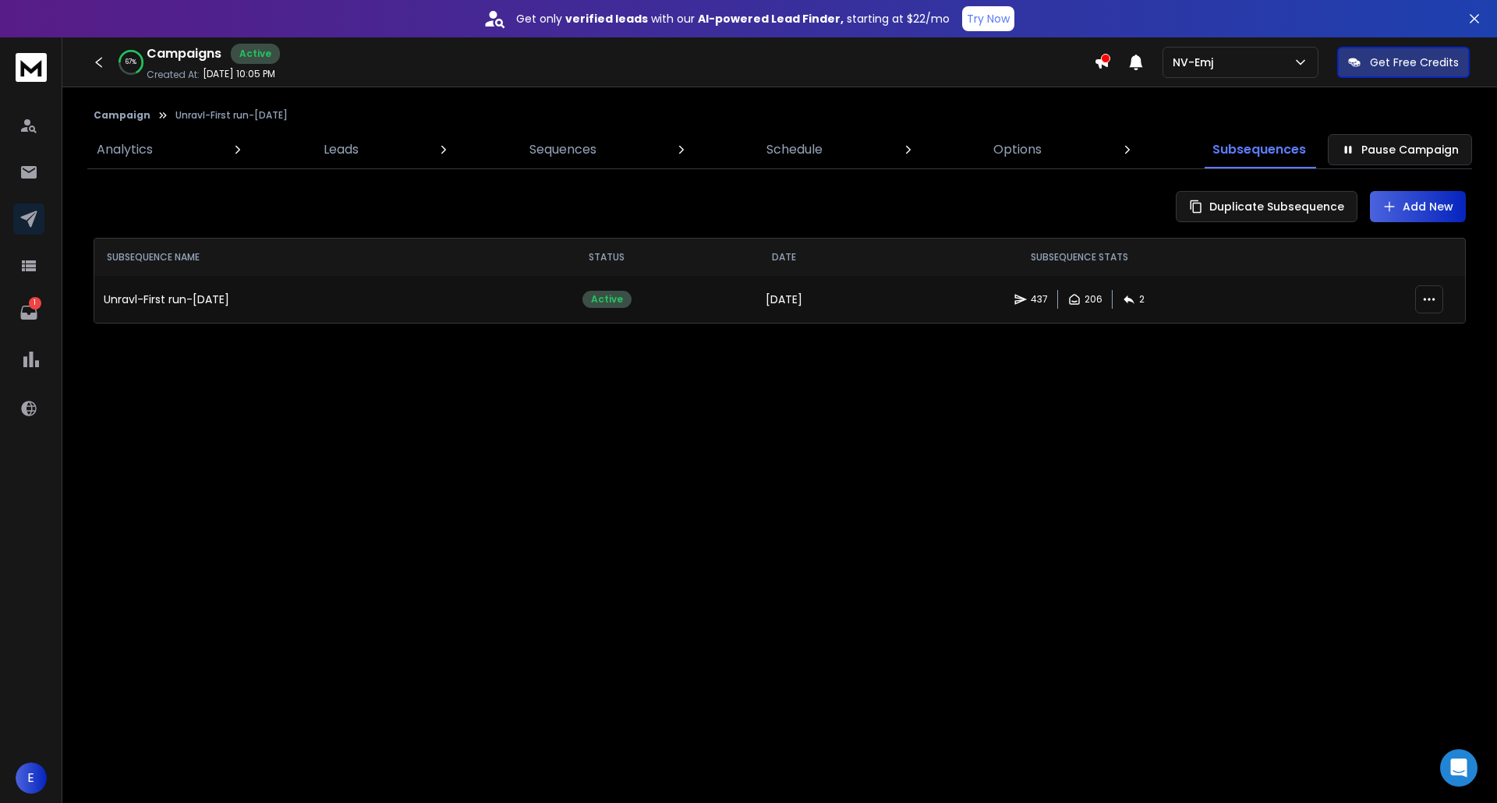
click at [864, 303] on td "[DATE]" at bounding box center [784, 299] width 159 height 47
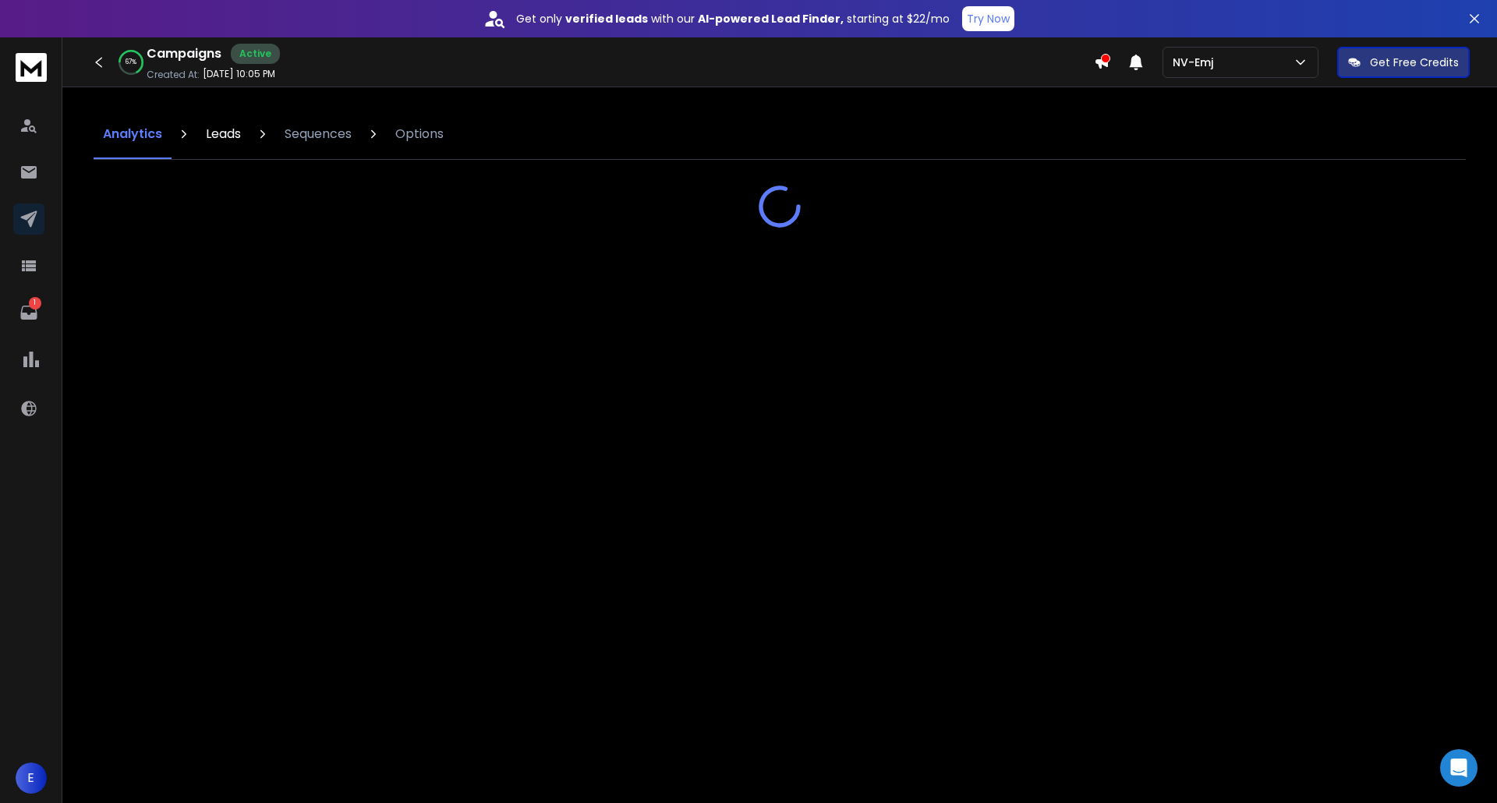
click at [232, 133] on p "Leads" at bounding box center [223, 134] width 35 height 19
click at [125, 134] on p "Analytics" at bounding box center [131, 134] width 56 height 19
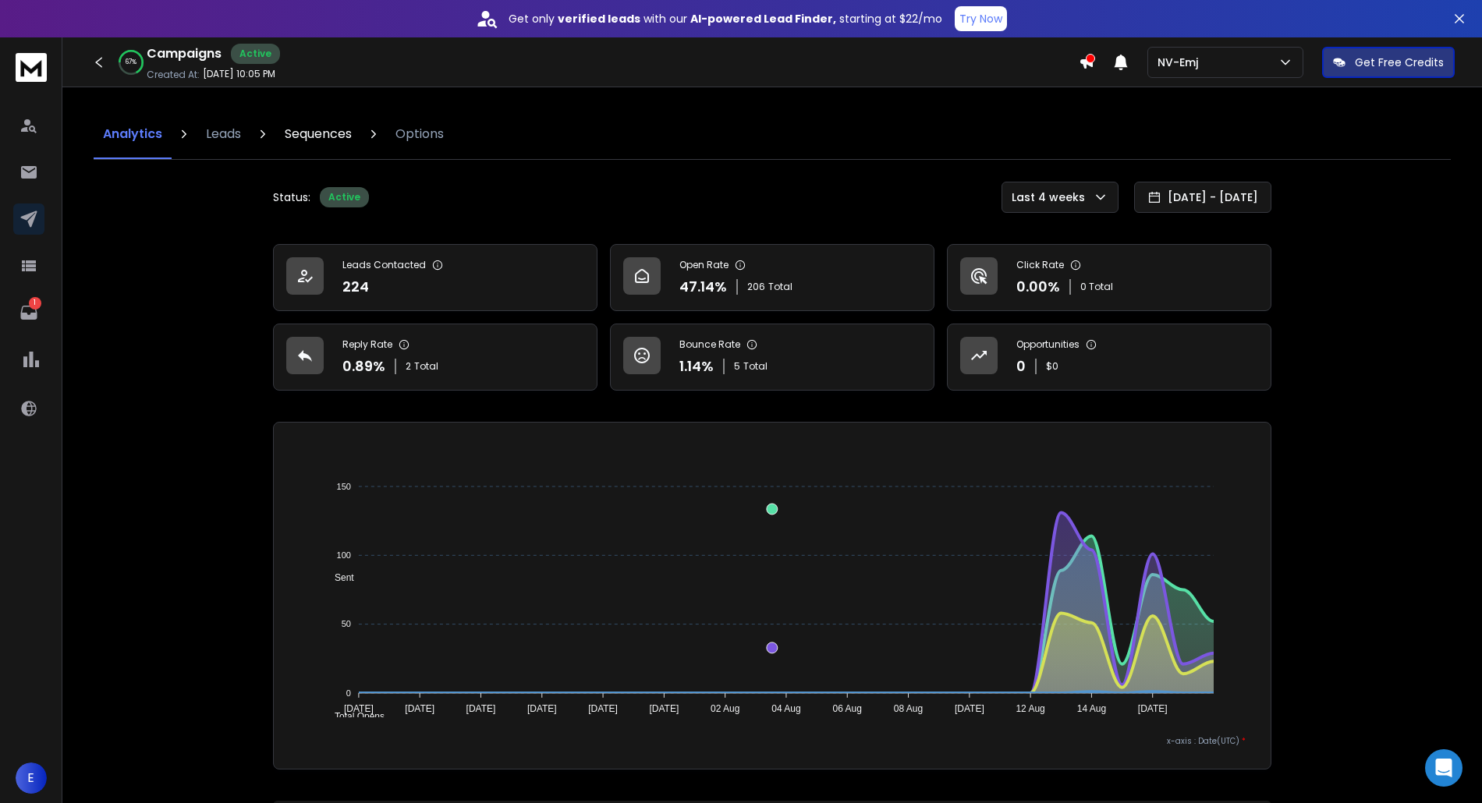
click at [304, 125] on p "Sequences" at bounding box center [318, 134] width 67 height 19
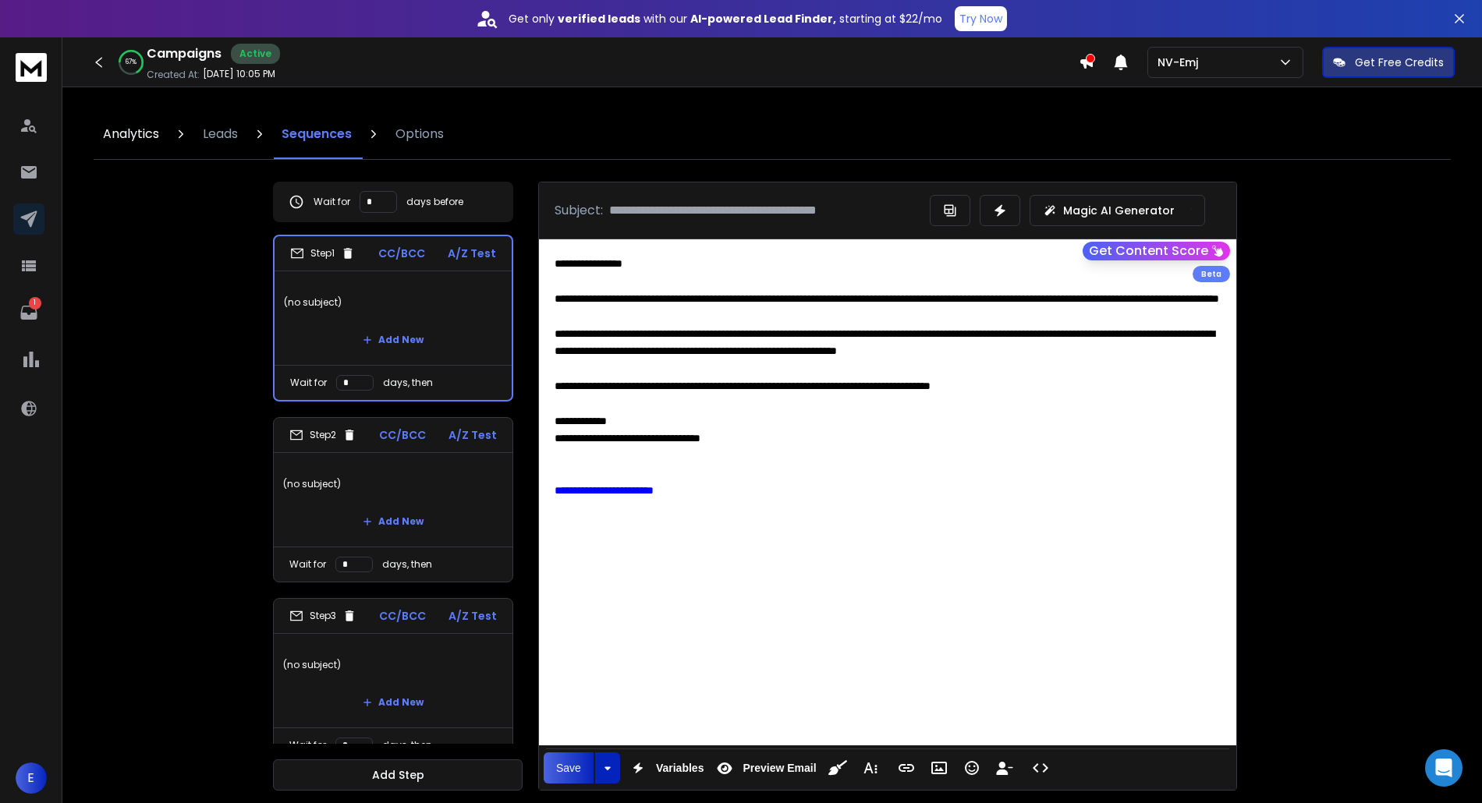
click at [128, 137] on p "Analytics" at bounding box center [131, 134] width 56 height 19
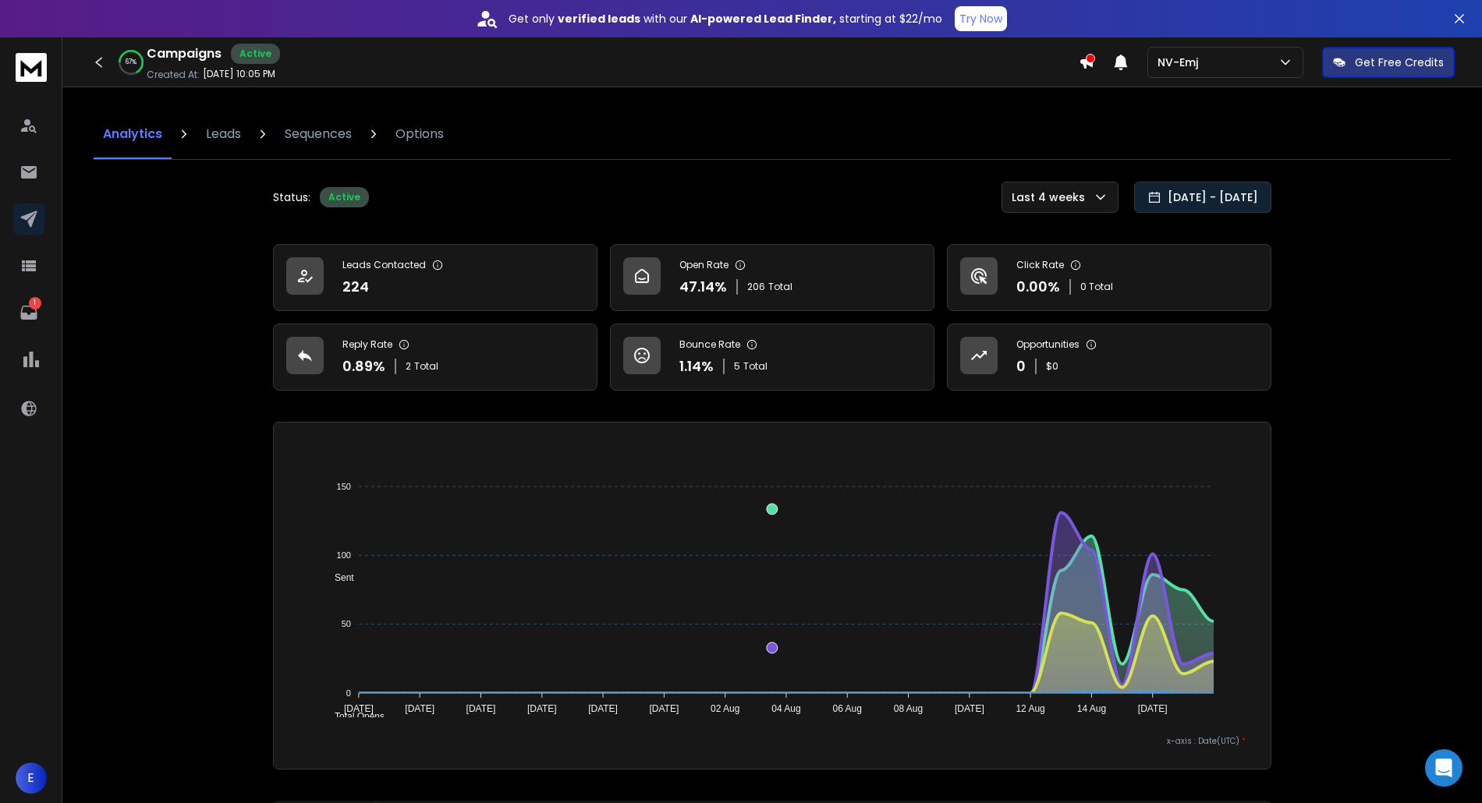
click at [1162, 192] on button "[DATE] - [DATE]" at bounding box center [1202, 197] width 137 height 31
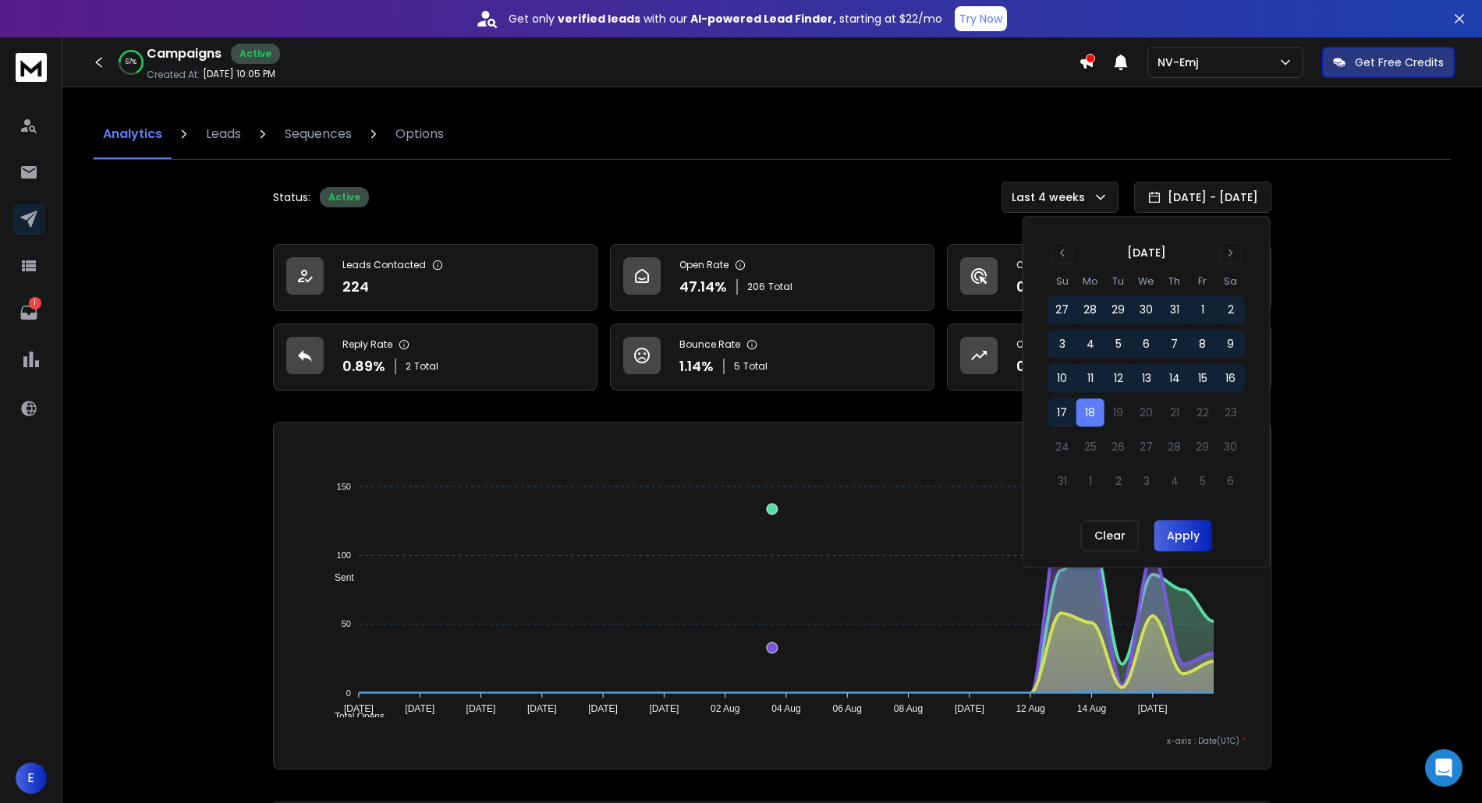
click at [1096, 376] on button "11" at bounding box center [1090, 379] width 28 height 28
click at [1209, 381] on button "15" at bounding box center [1203, 379] width 28 height 28
click at [1096, 384] on button "11" at bounding box center [1090, 379] width 28 height 28
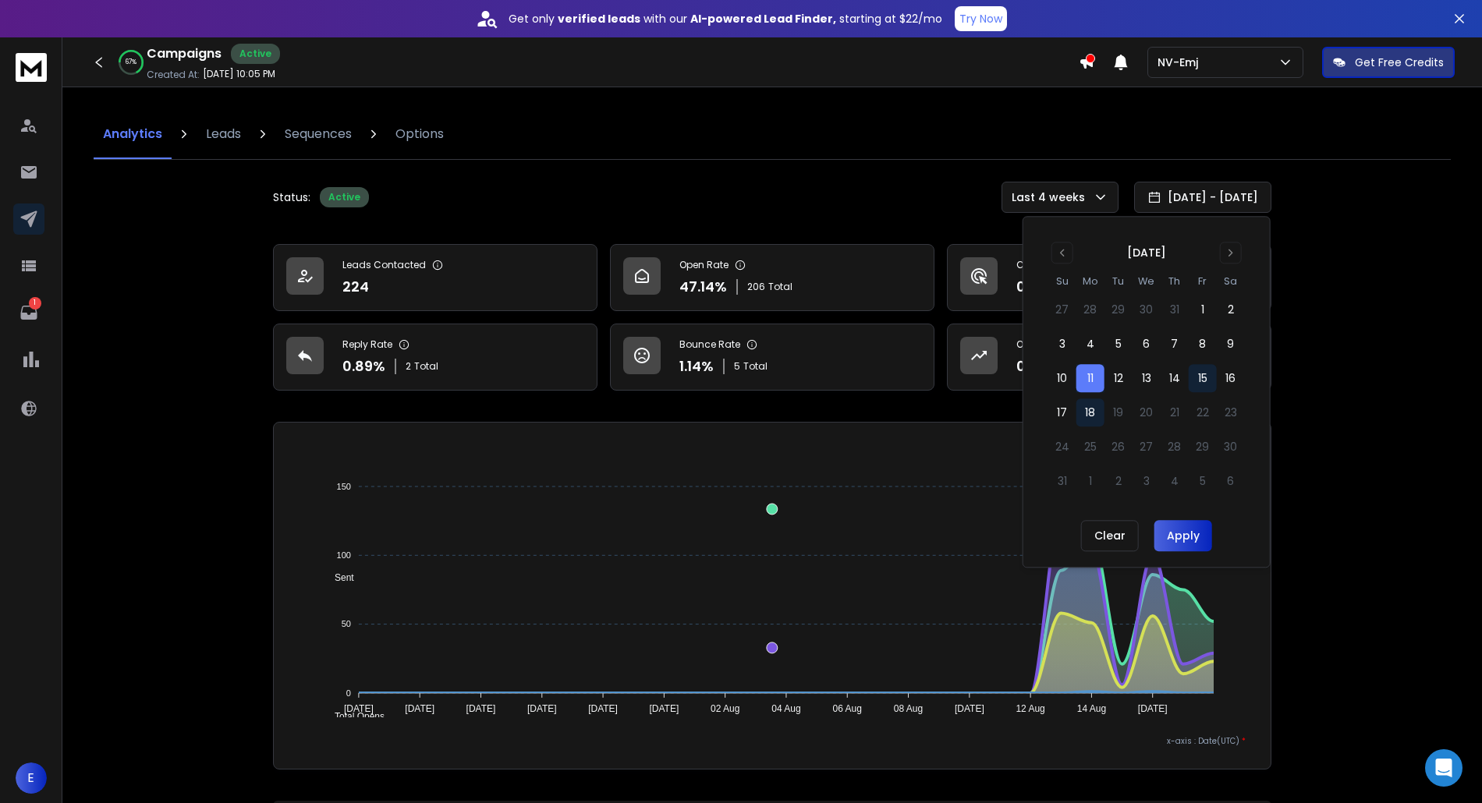
click at [1201, 378] on button "15" at bounding box center [1203, 379] width 28 height 28
click at [1187, 530] on button "Apply" at bounding box center [1183, 536] width 58 height 31
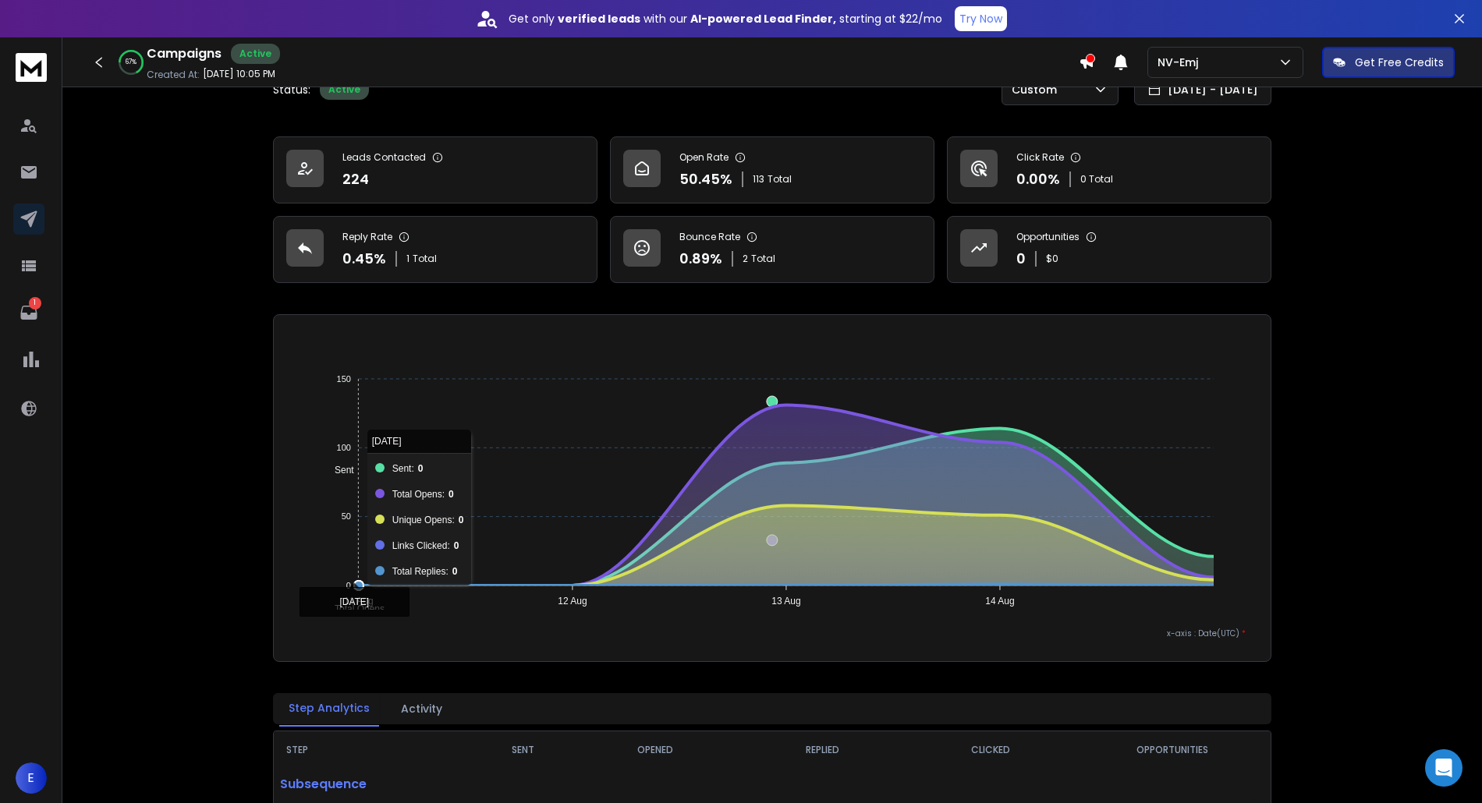
scroll to position [207, 0]
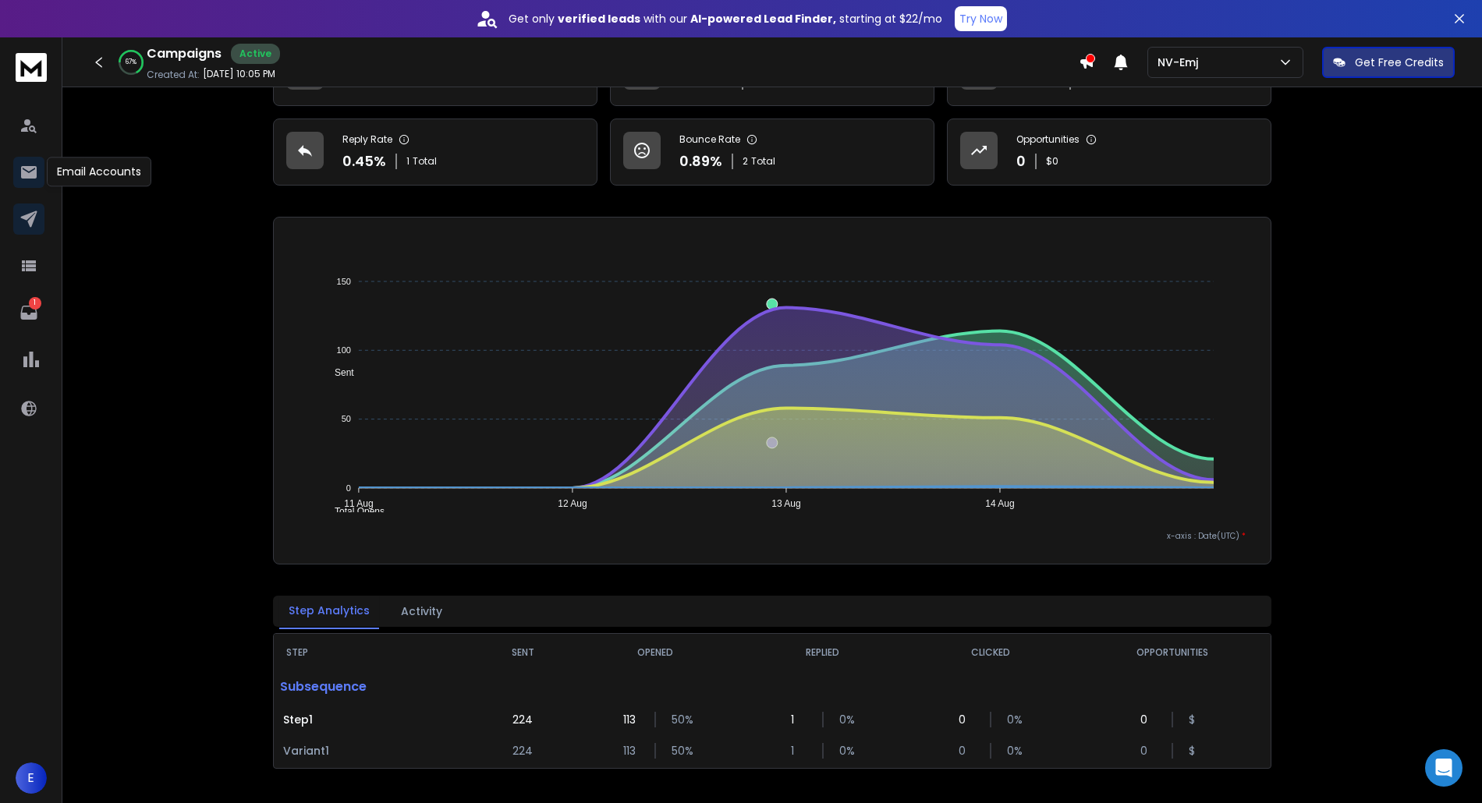
click at [27, 160] on link at bounding box center [28, 172] width 31 height 31
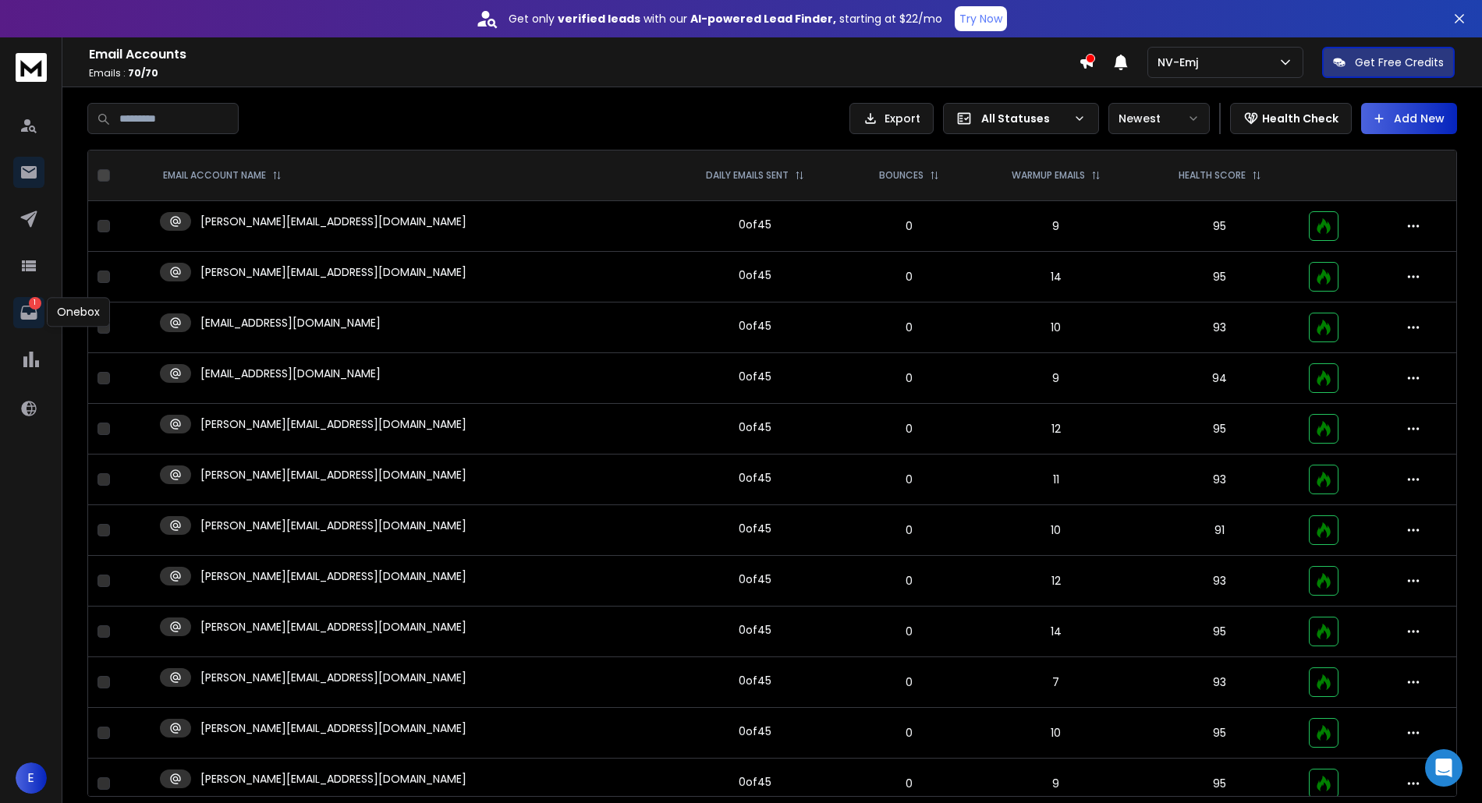
click at [19, 316] on icon at bounding box center [28, 312] width 19 height 19
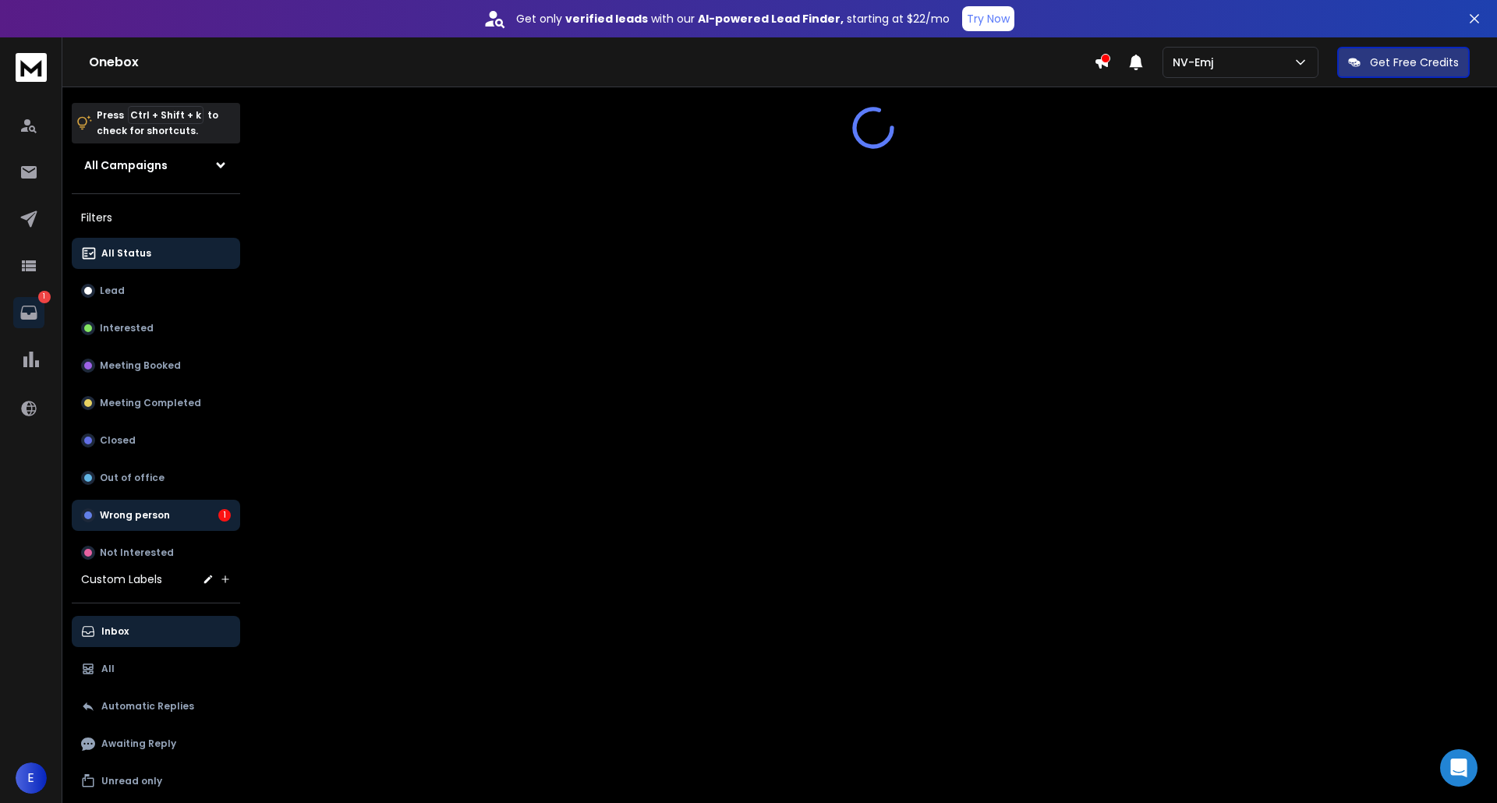
click at [162, 510] on p "Wrong person" at bounding box center [135, 515] width 70 height 12
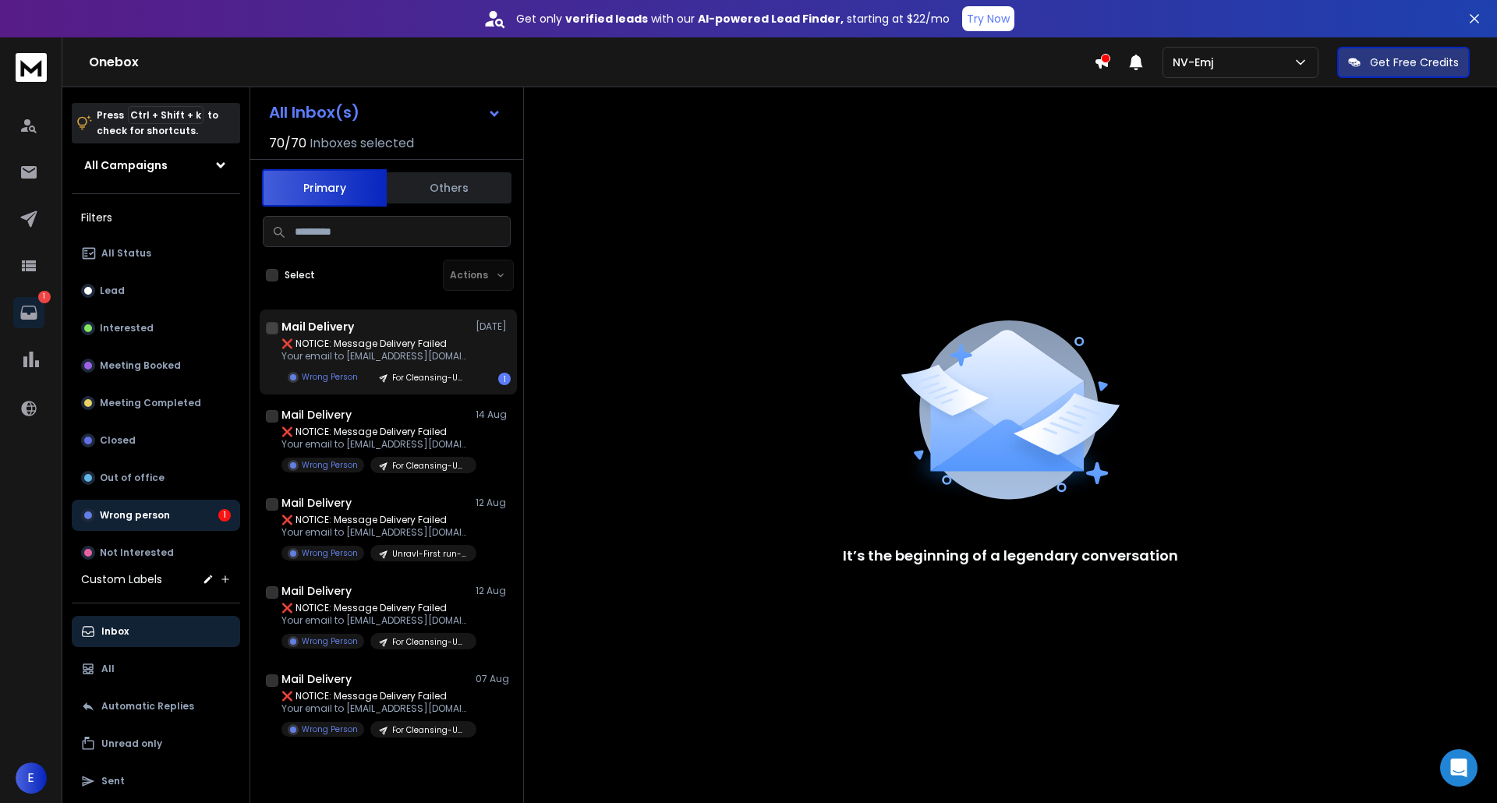
click at [381, 325] on div "Mail Delivery 16 Aug" at bounding box center [396, 327] width 229 height 16
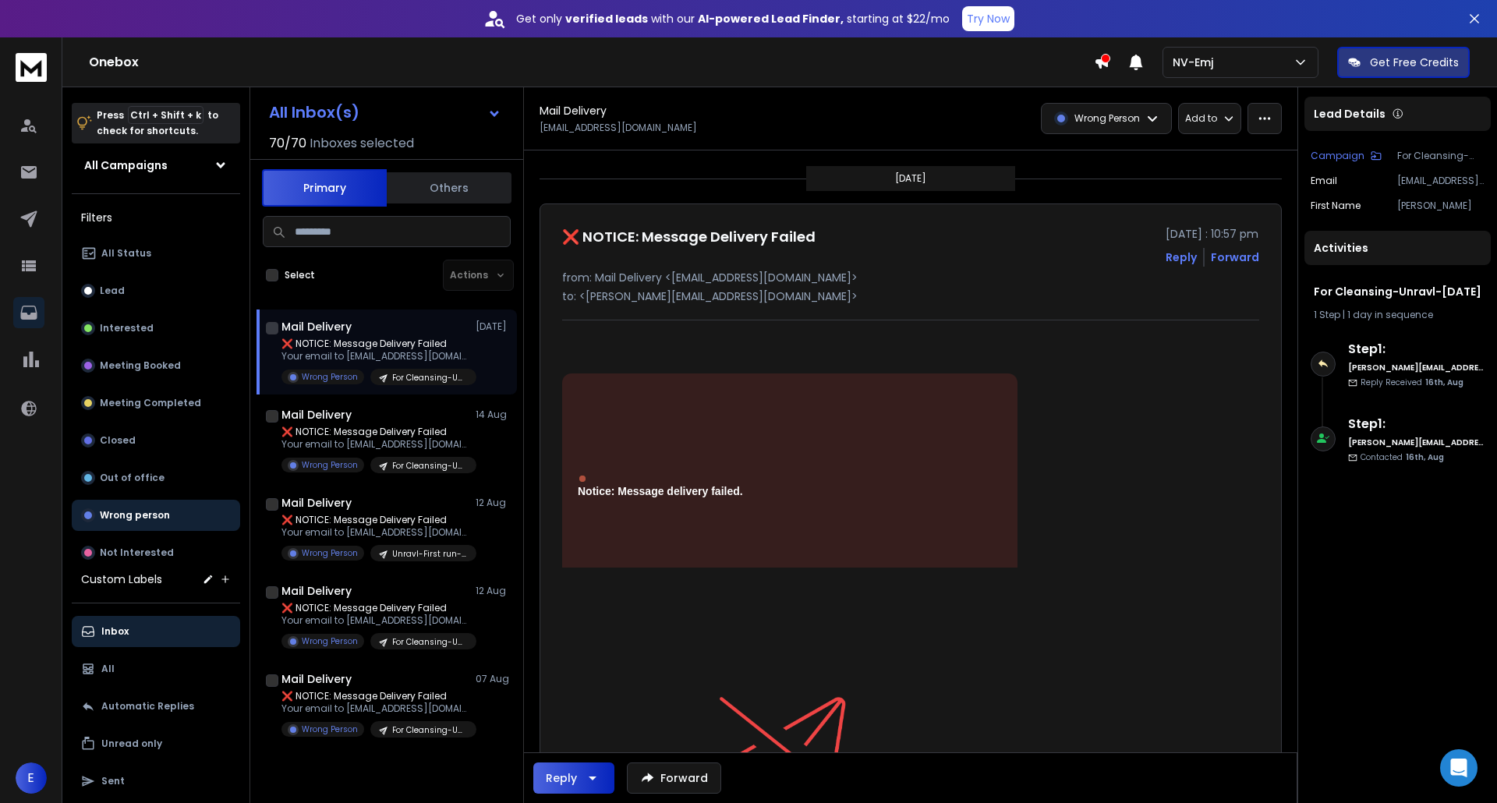
click at [145, 264] on button "All Status" at bounding box center [156, 253] width 168 height 31
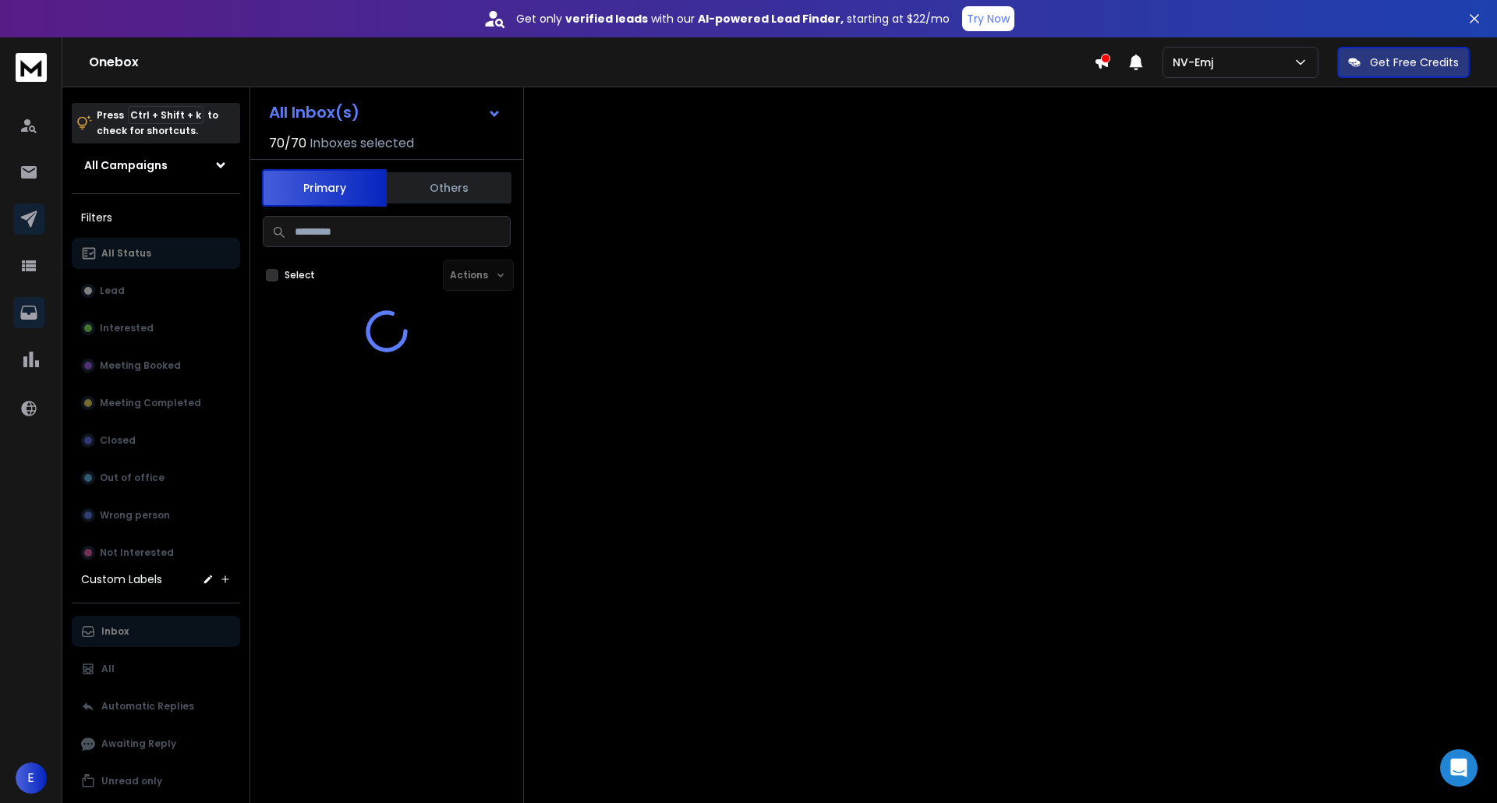
click at [31, 203] on div at bounding box center [31, 266] width 36 height 330
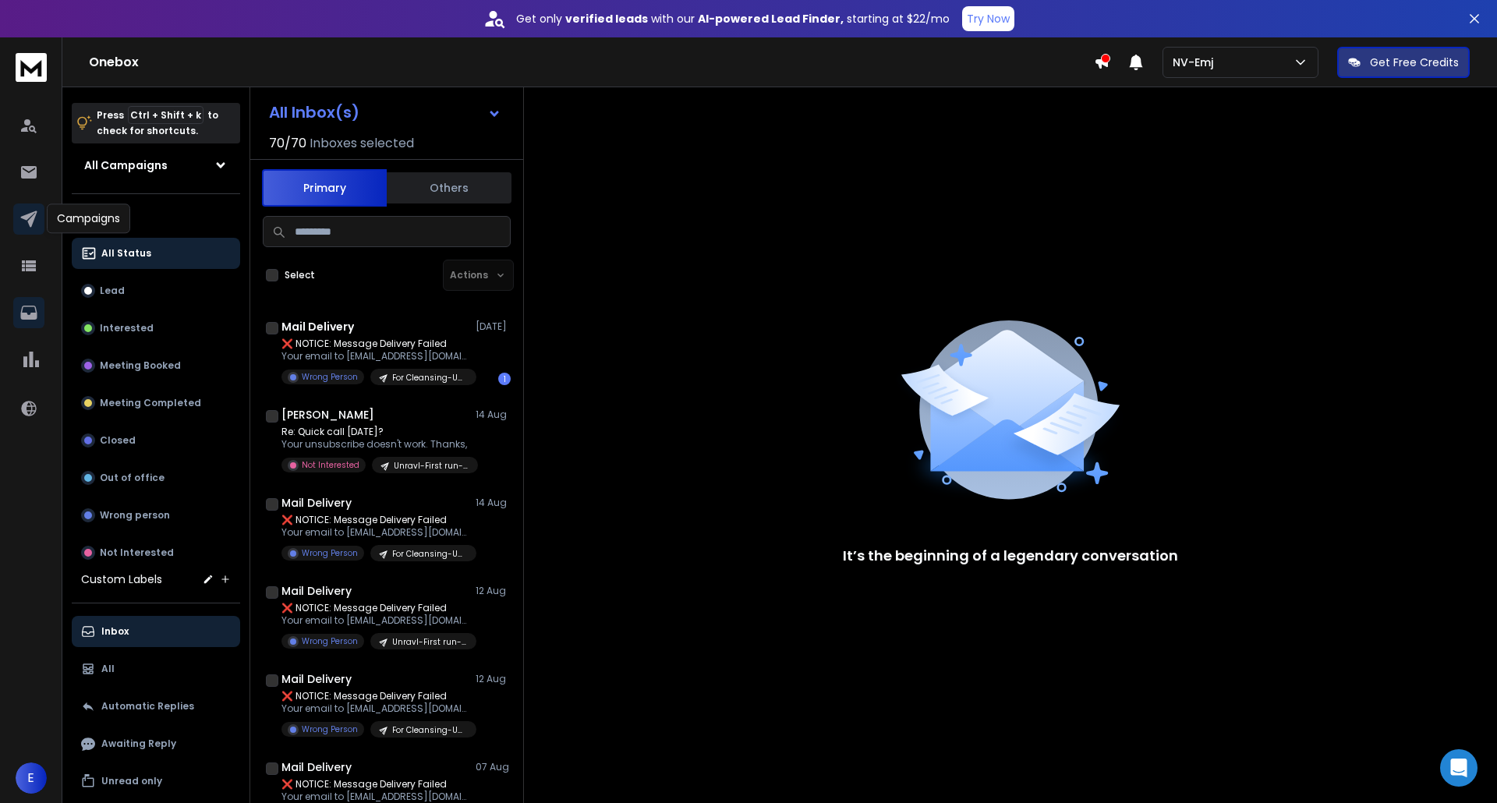
click at [30, 213] on icon at bounding box center [28, 219] width 16 height 16
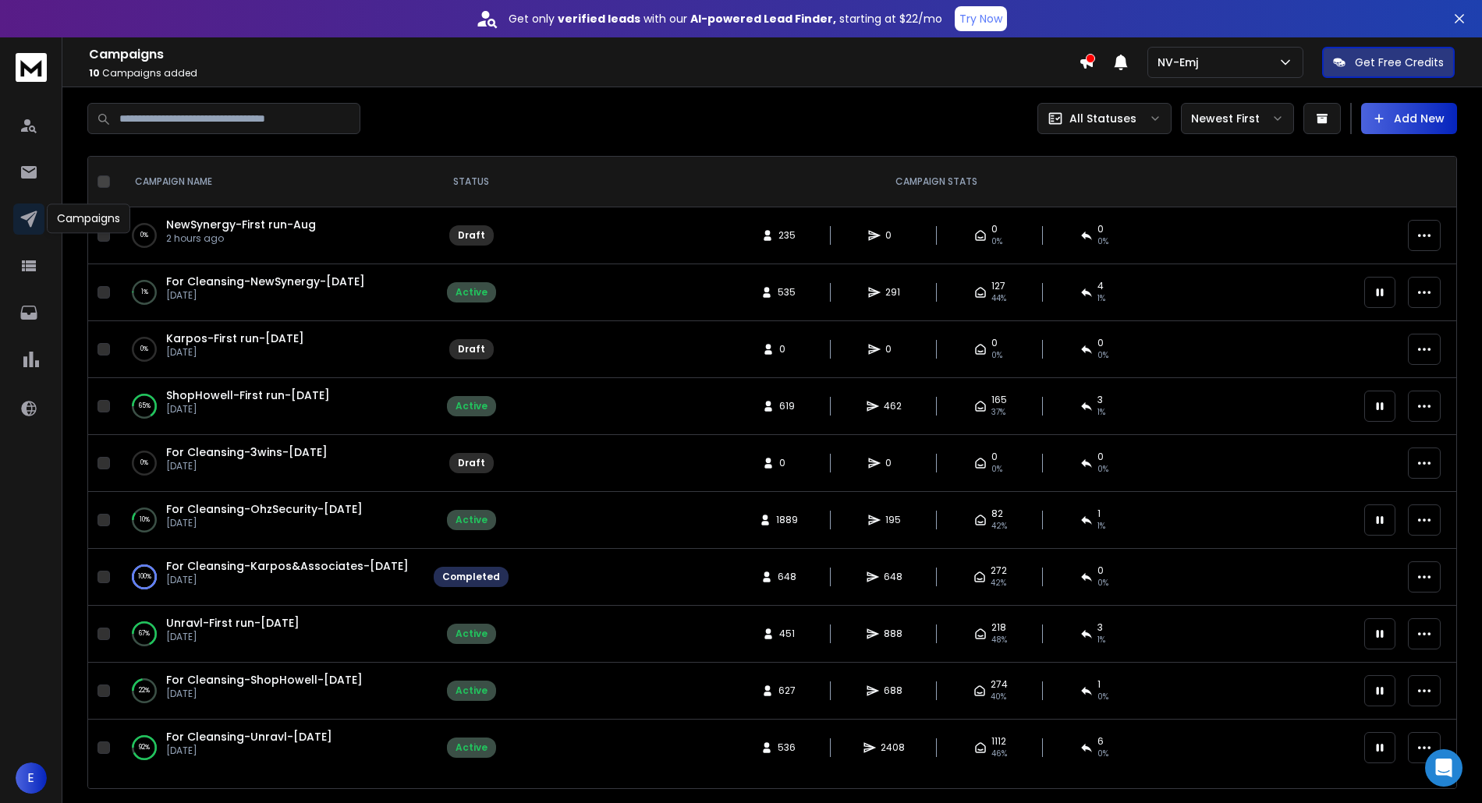
click at [289, 618] on div "67 % Unravl-First run-[DATE][DATE]" at bounding box center [270, 633] width 277 height 37
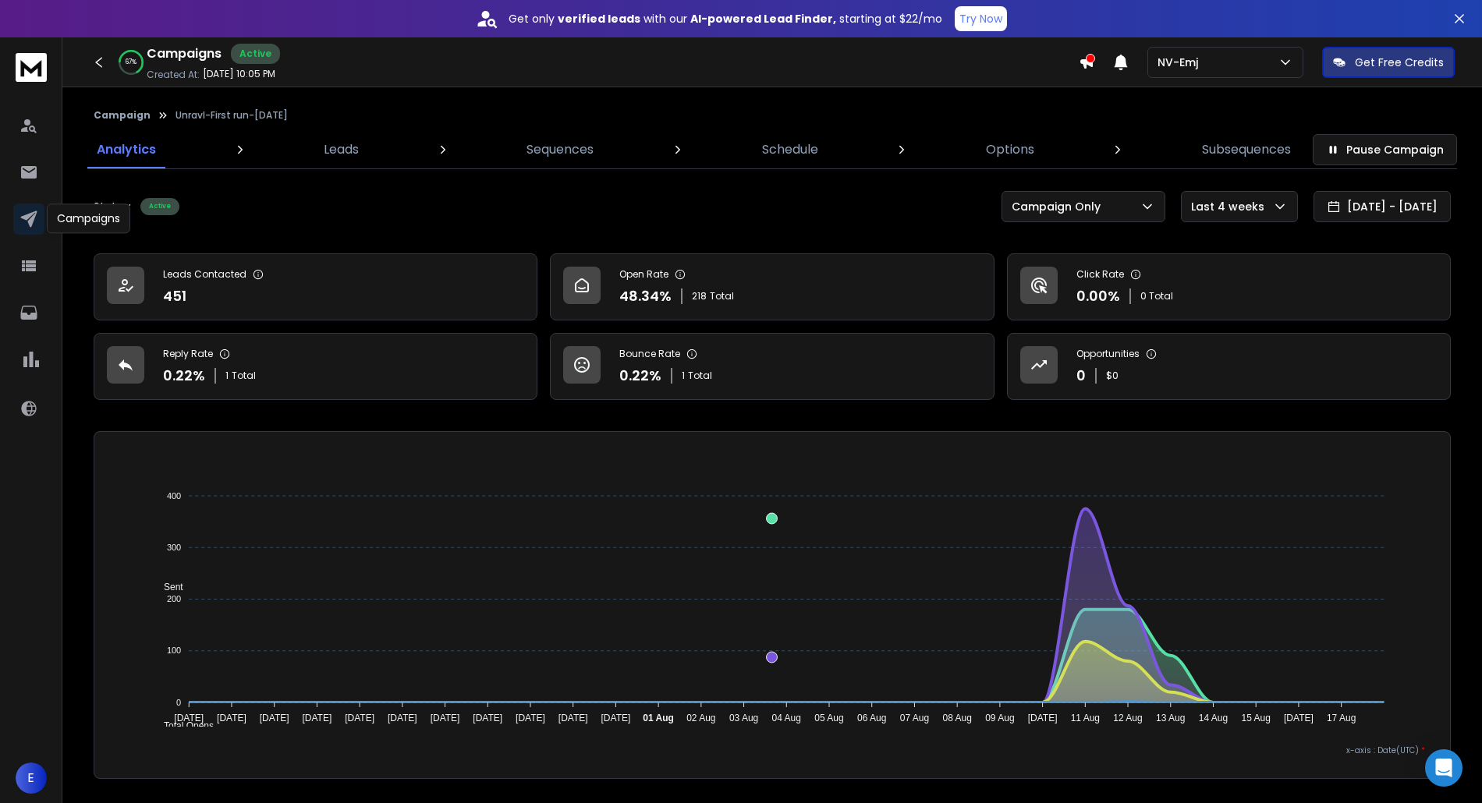
click at [41, 217] on link at bounding box center [28, 219] width 31 height 31
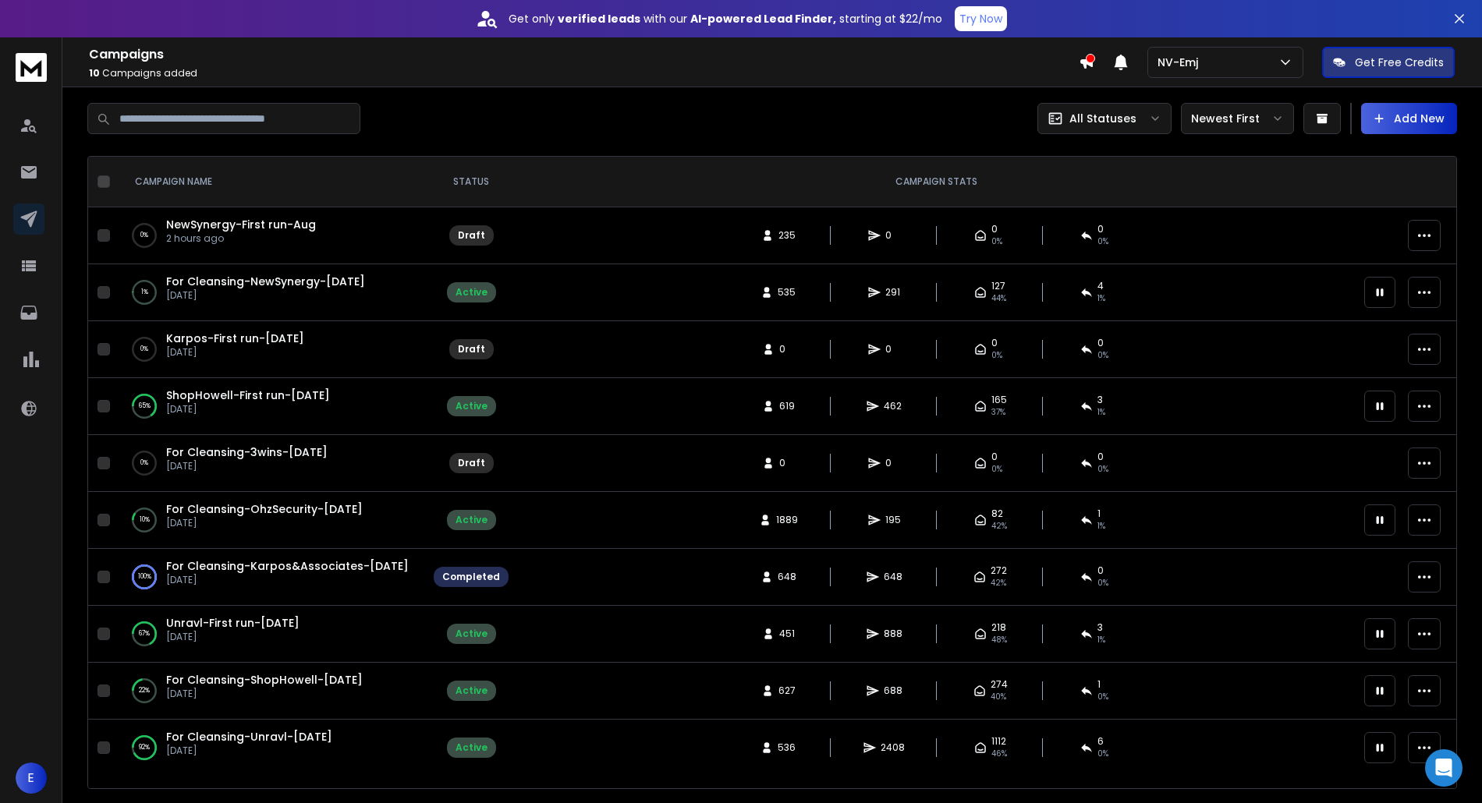
scroll to position [4, 0]
drag, startPoint x: 282, startPoint y: 562, endPoint x: 290, endPoint y: 538, distance: 25.4
click at [284, 559] on span "For Cleansing-Karpos&Associates-[DATE]" at bounding box center [287, 565] width 243 height 16
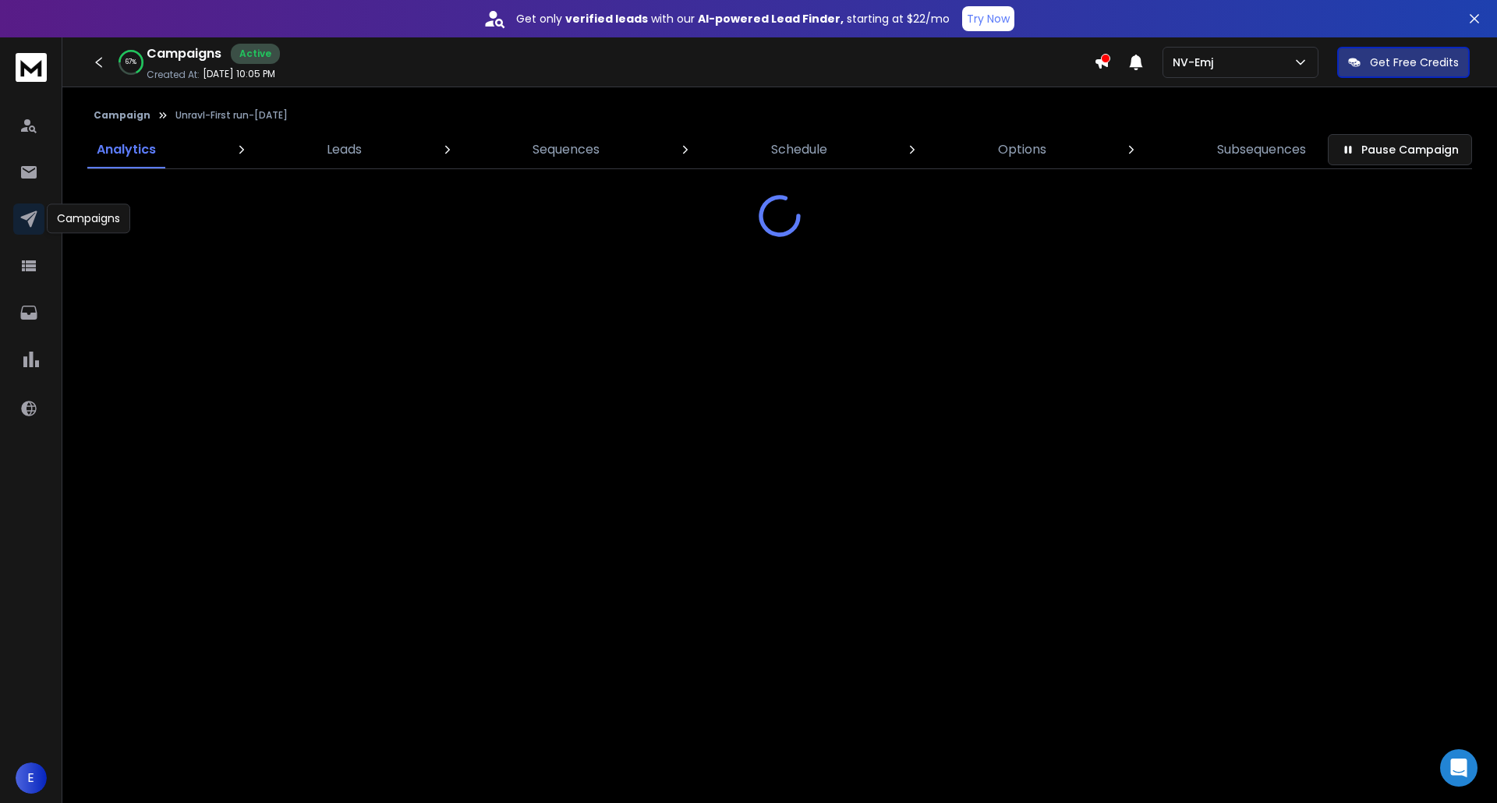
click at [19, 210] on icon at bounding box center [28, 219] width 19 height 19
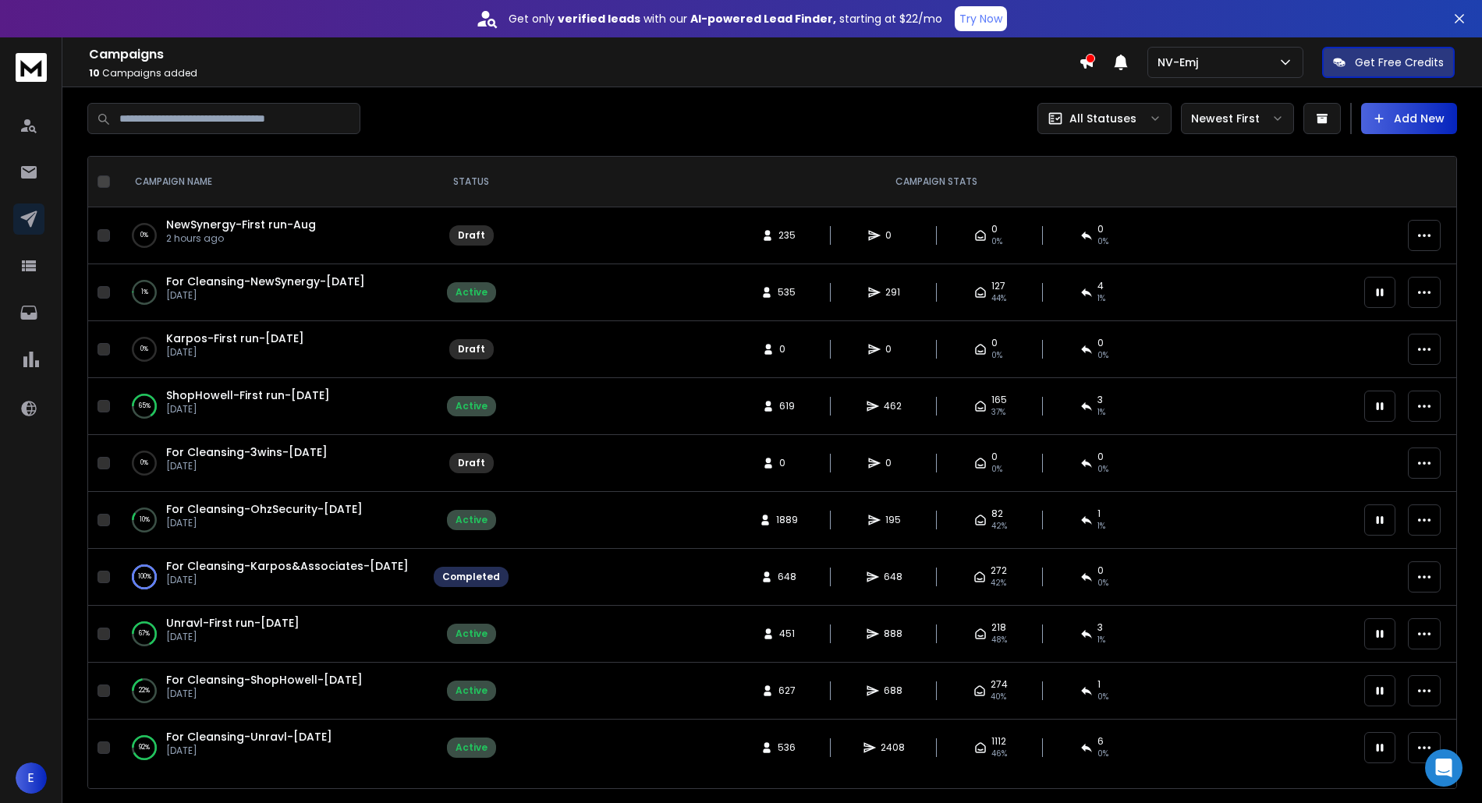
click at [320, 636] on div "67 % Unravl-First run-[DATE][DATE]" at bounding box center [270, 633] width 277 height 37
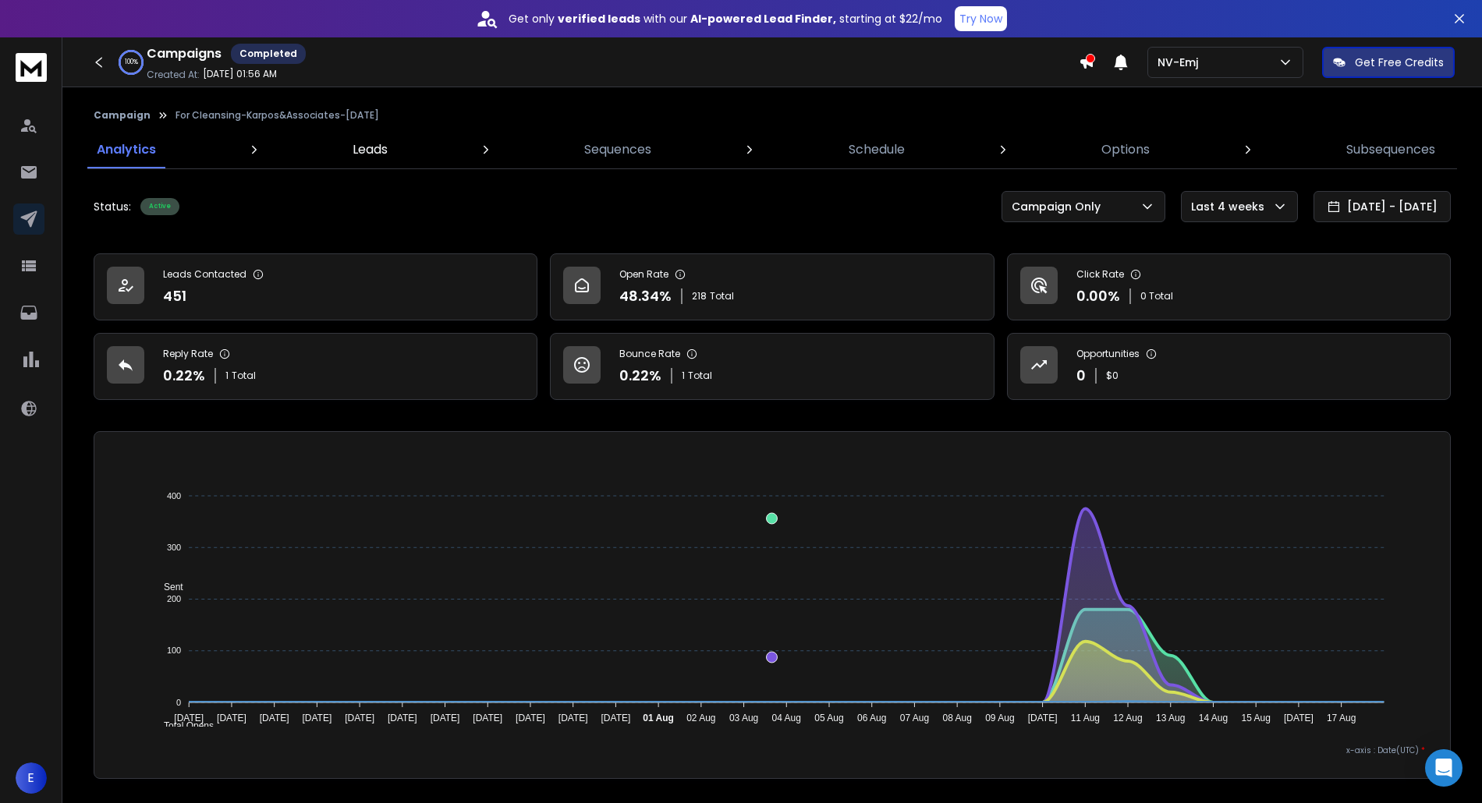
click at [357, 154] on p "Leads" at bounding box center [370, 149] width 35 height 19
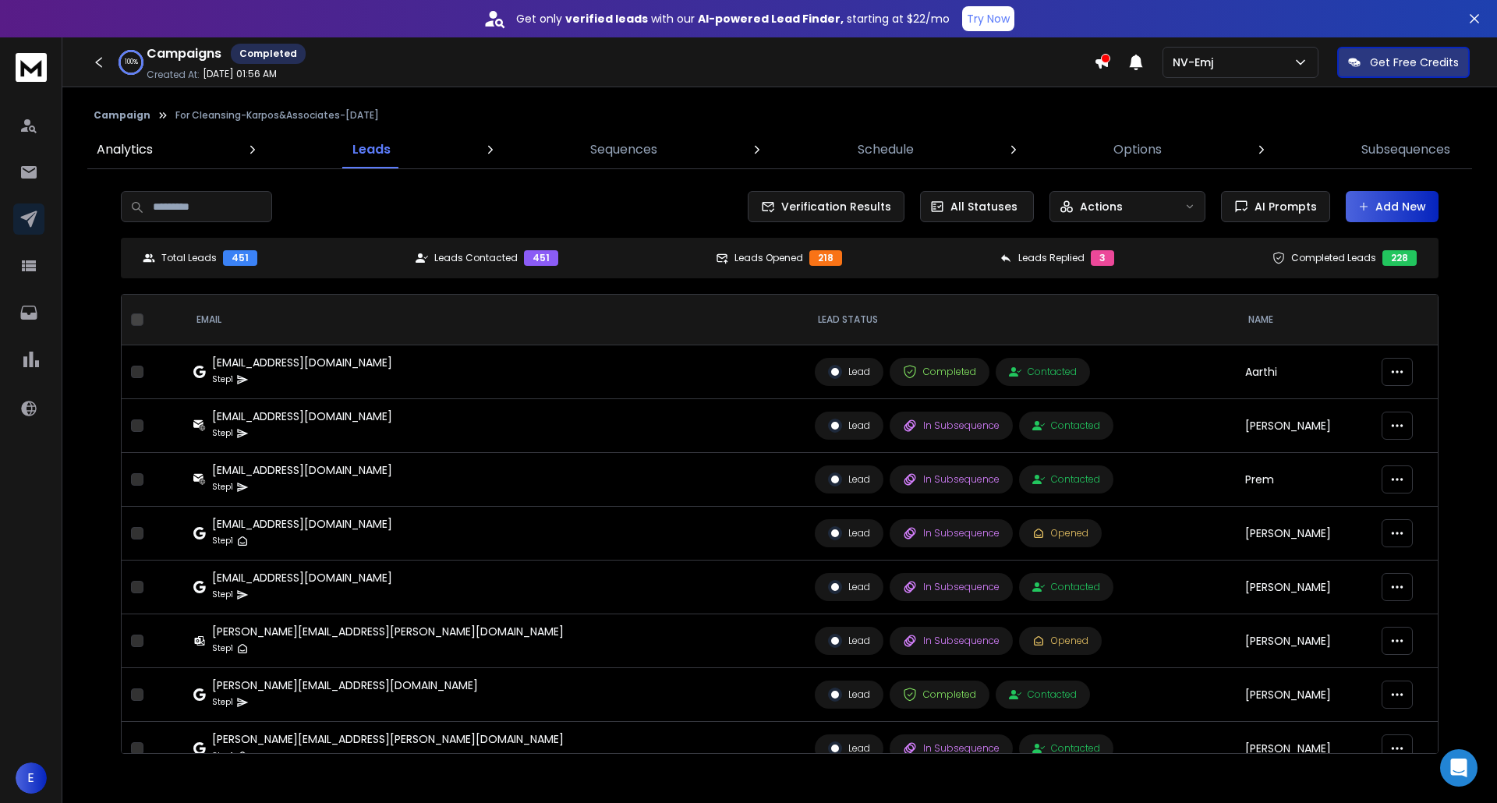
click at [132, 144] on p "Analytics" at bounding box center [125, 149] width 56 height 19
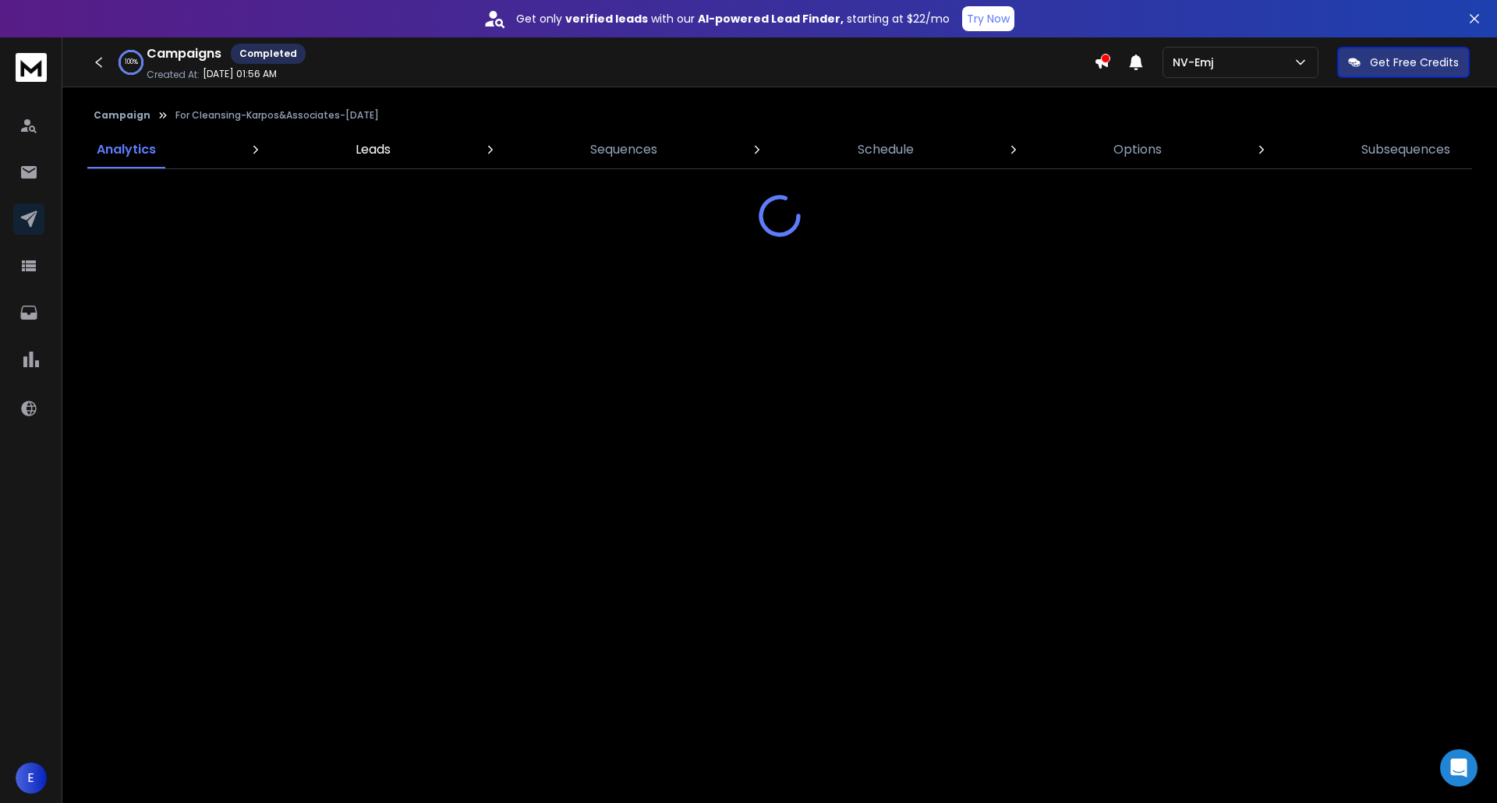
click at [374, 151] on p "Leads" at bounding box center [373, 149] width 35 height 19
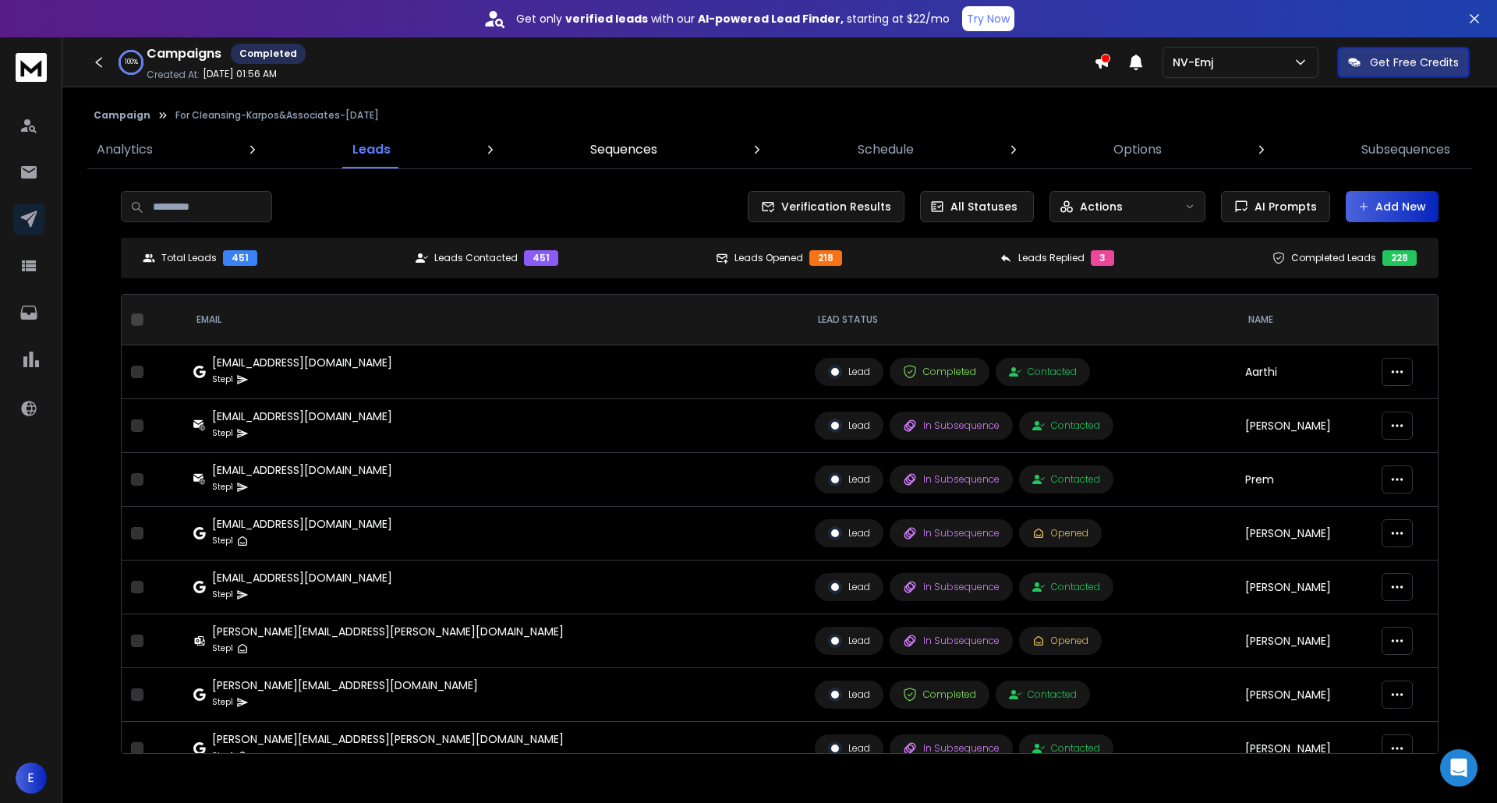
click at [633, 142] on p "Sequences" at bounding box center [623, 149] width 67 height 19
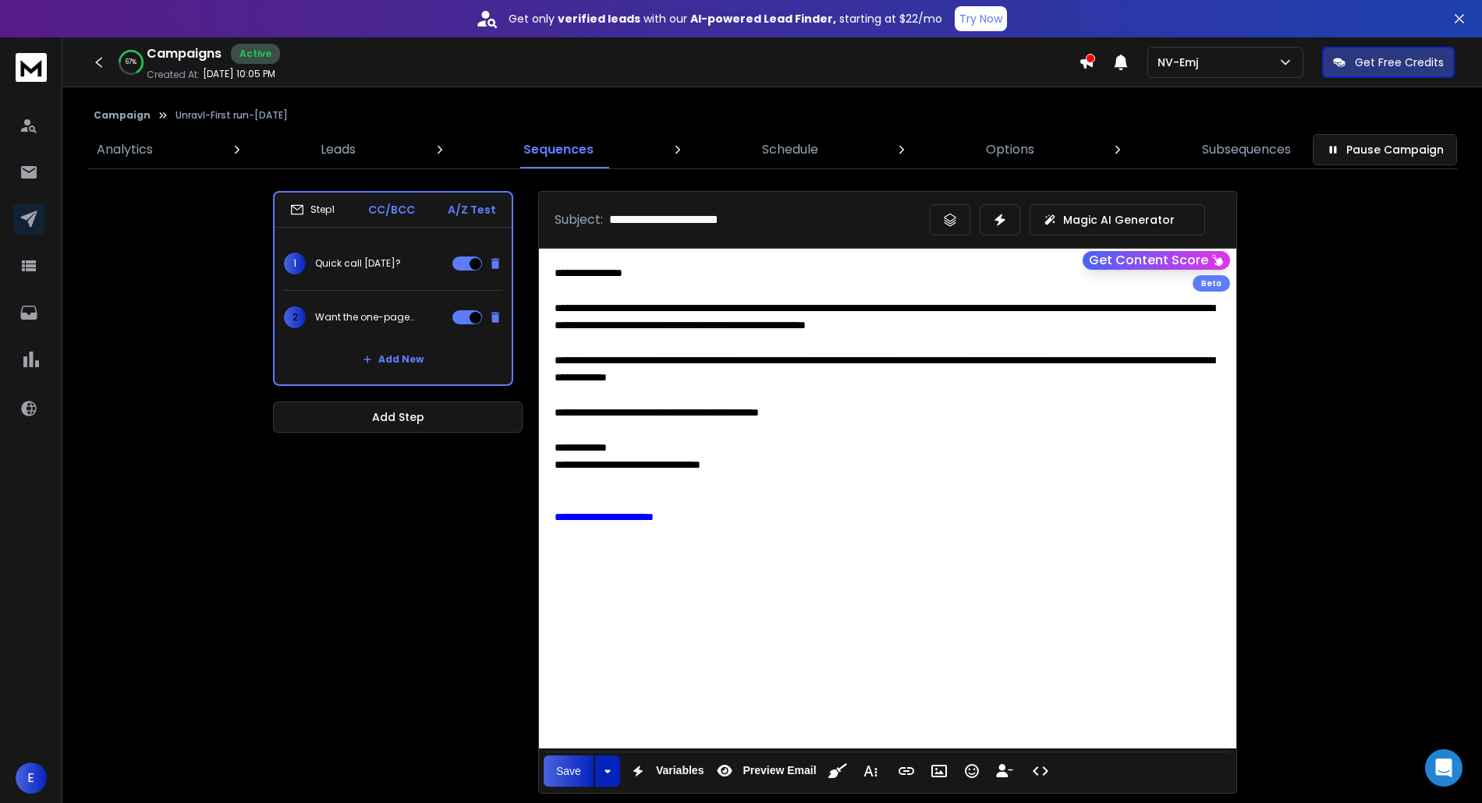
click at [370, 153] on div "Analytics Leads Sequences Schedule Options Subsequences" at bounding box center [693, 149] width 1213 height 37
click at [338, 181] on div "**********" at bounding box center [772, 451] width 1370 height 697
click at [338, 161] on link "Leads" at bounding box center [338, 149] width 54 height 37
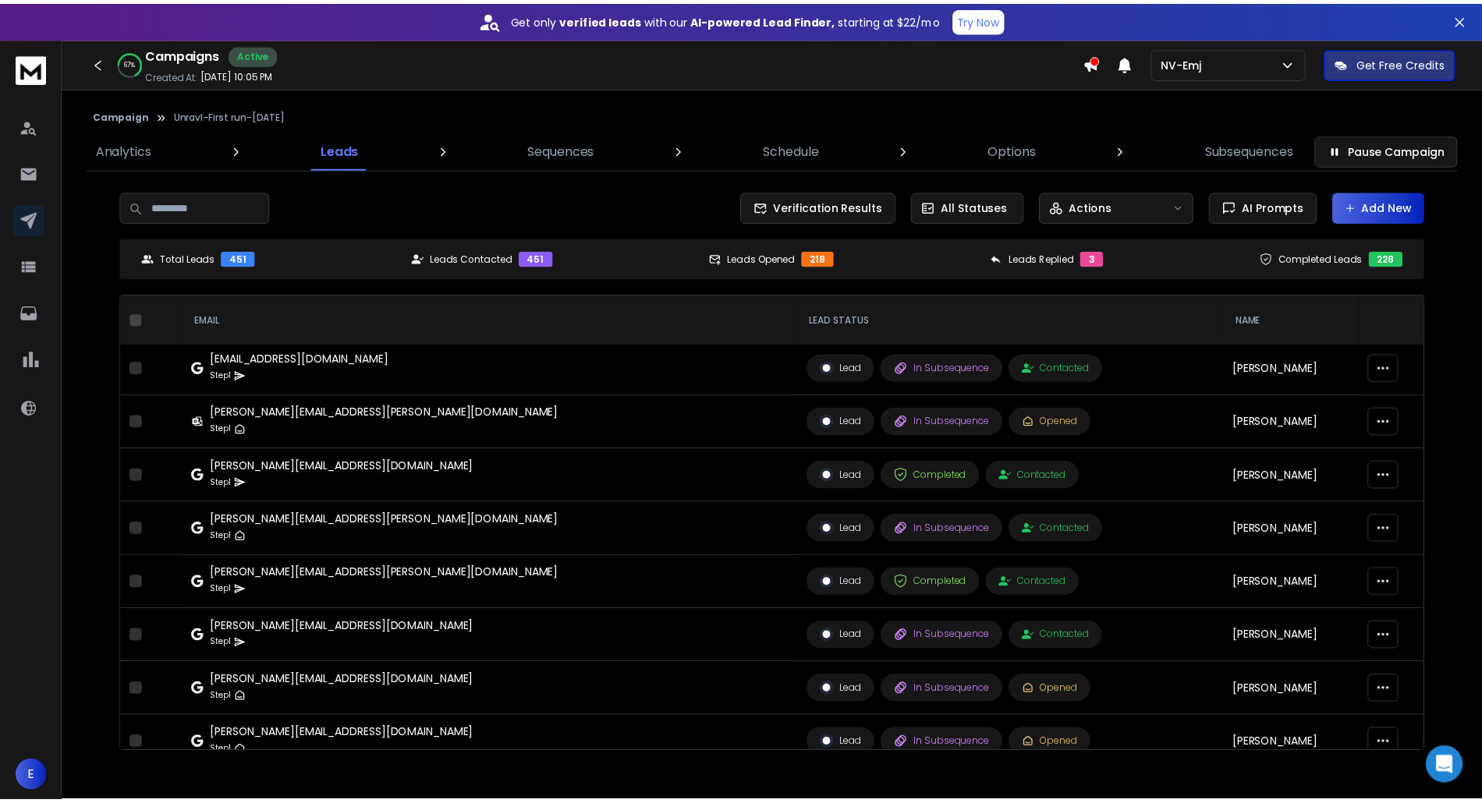
scroll to position [519, 0]
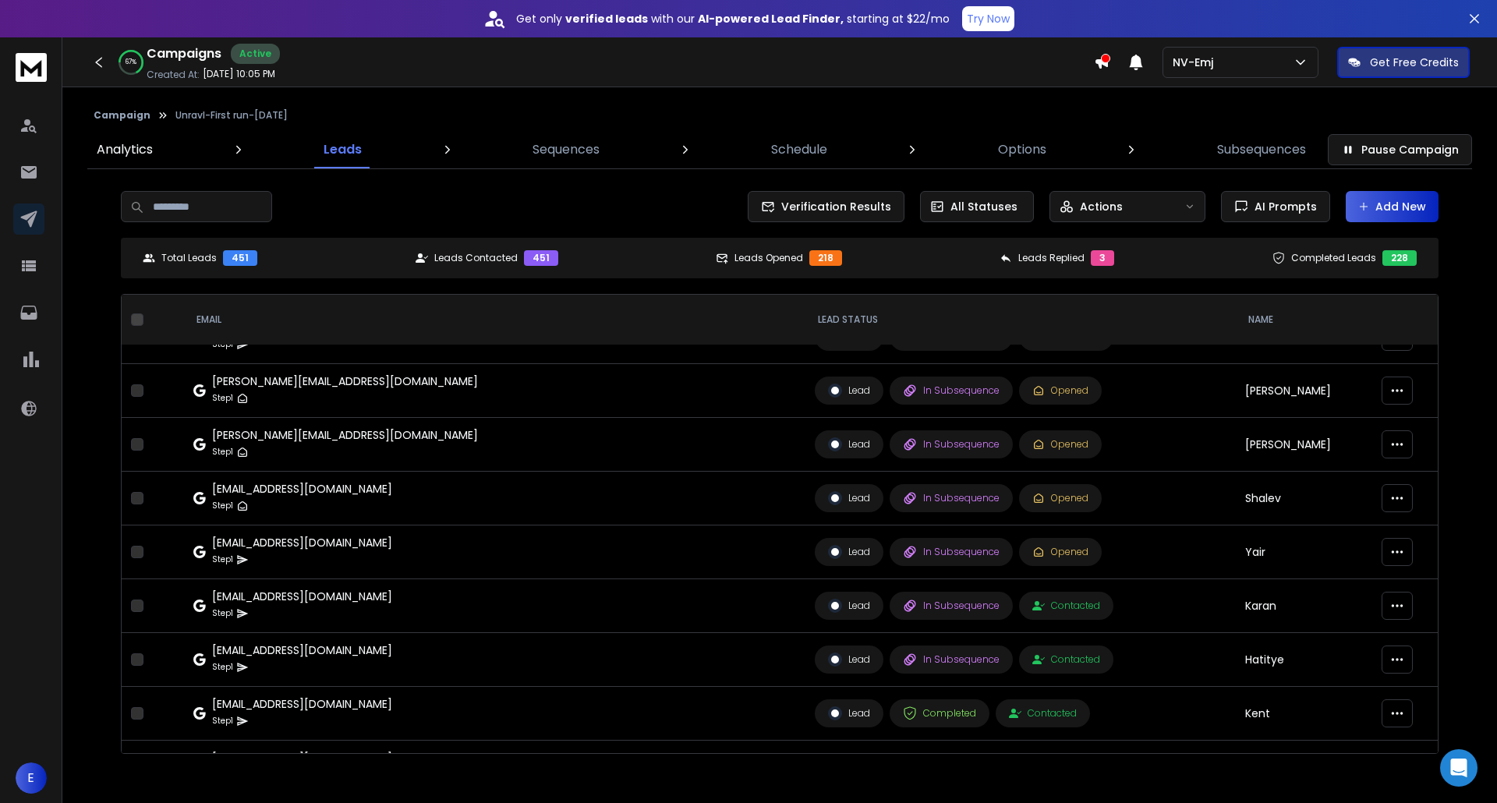
click at [141, 147] on p "Analytics" at bounding box center [125, 149] width 56 height 19
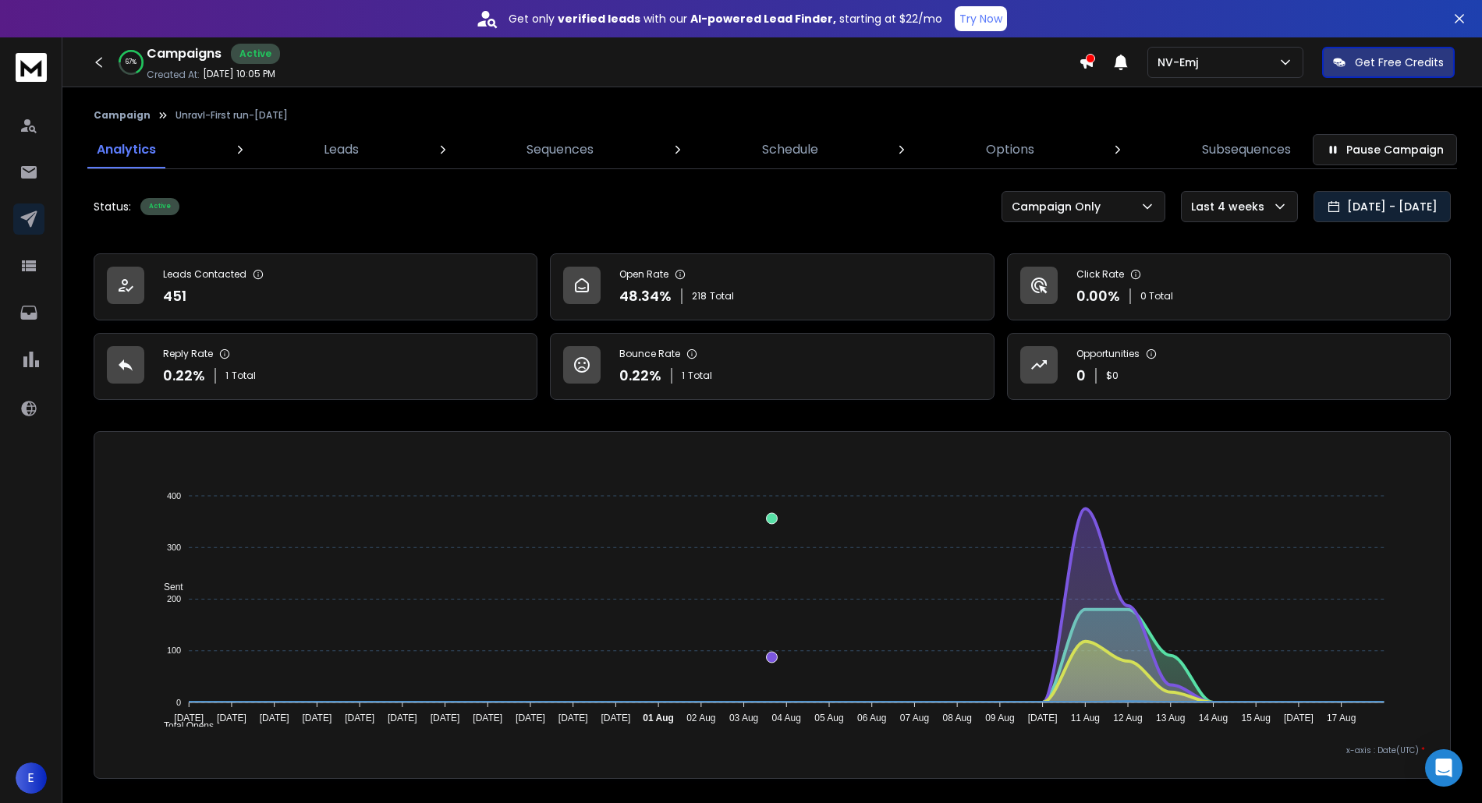
click at [1380, 210] on button "[DATE] - [DATE]" at bounding box center [1381, 206] width 137 height 31
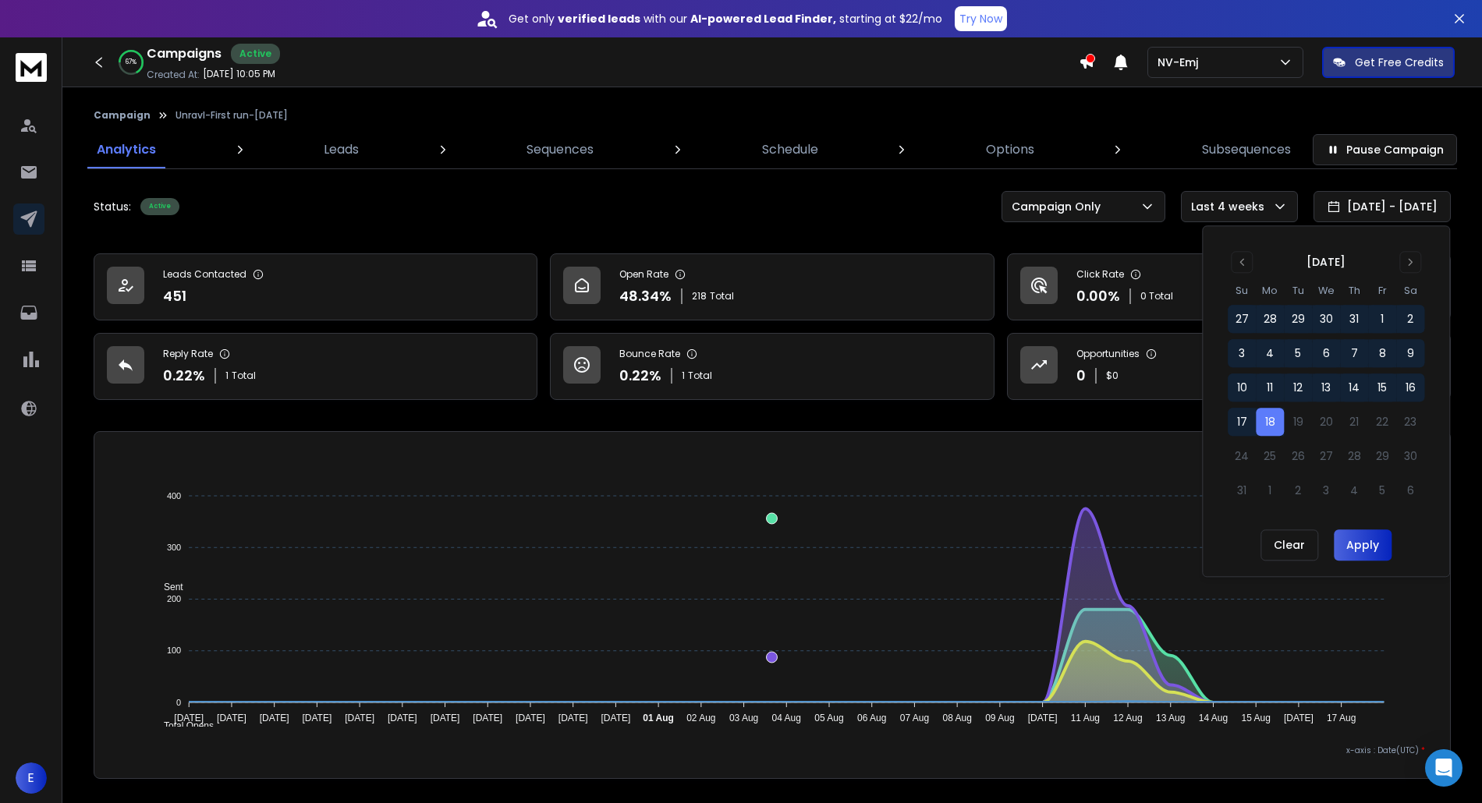
click at [1274, 381] on button "11" at bounding box center [1270, 388] width 28 height 28
click at [1384, 384] on button "15" at bounding box center [1382, 388] width 28 height 28
click at [1267, 384] on button "11" at bounding box center [1270, 388] width 28 height 28
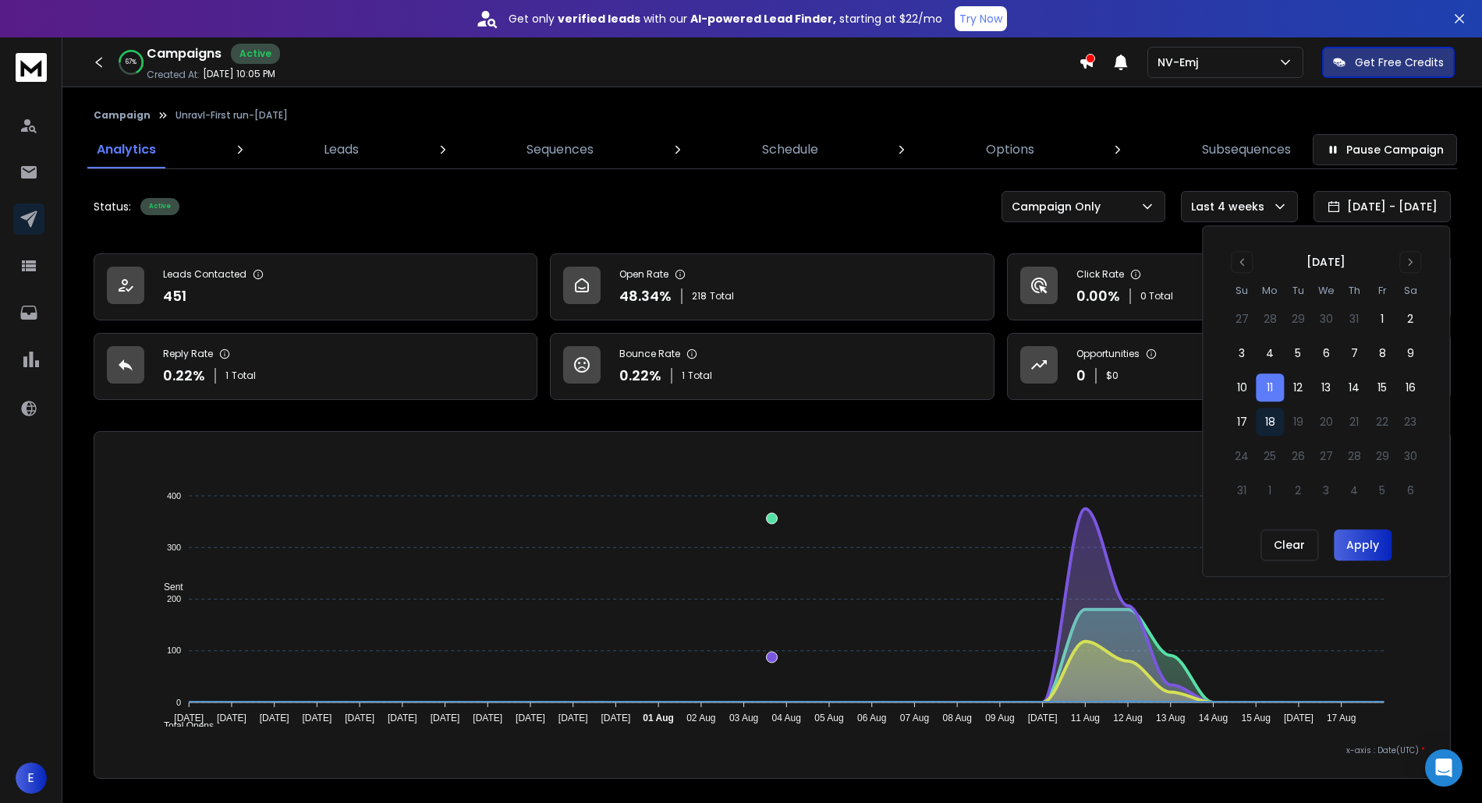
click at [1267, 384] on button "11" at bounding box center [1270, 388] width 28 height 28
click at [1376, 382] on button "15" at bounding box center [1382, 388] width 28 height 28
drag, startPoint x: 1373, startPoint y: 540, endPoint x: 1366, endPoint y: 547, distance: 9.4
click at [1371, 540] on button "Apply" at bounding box center [1363, 545] width 58 height 31
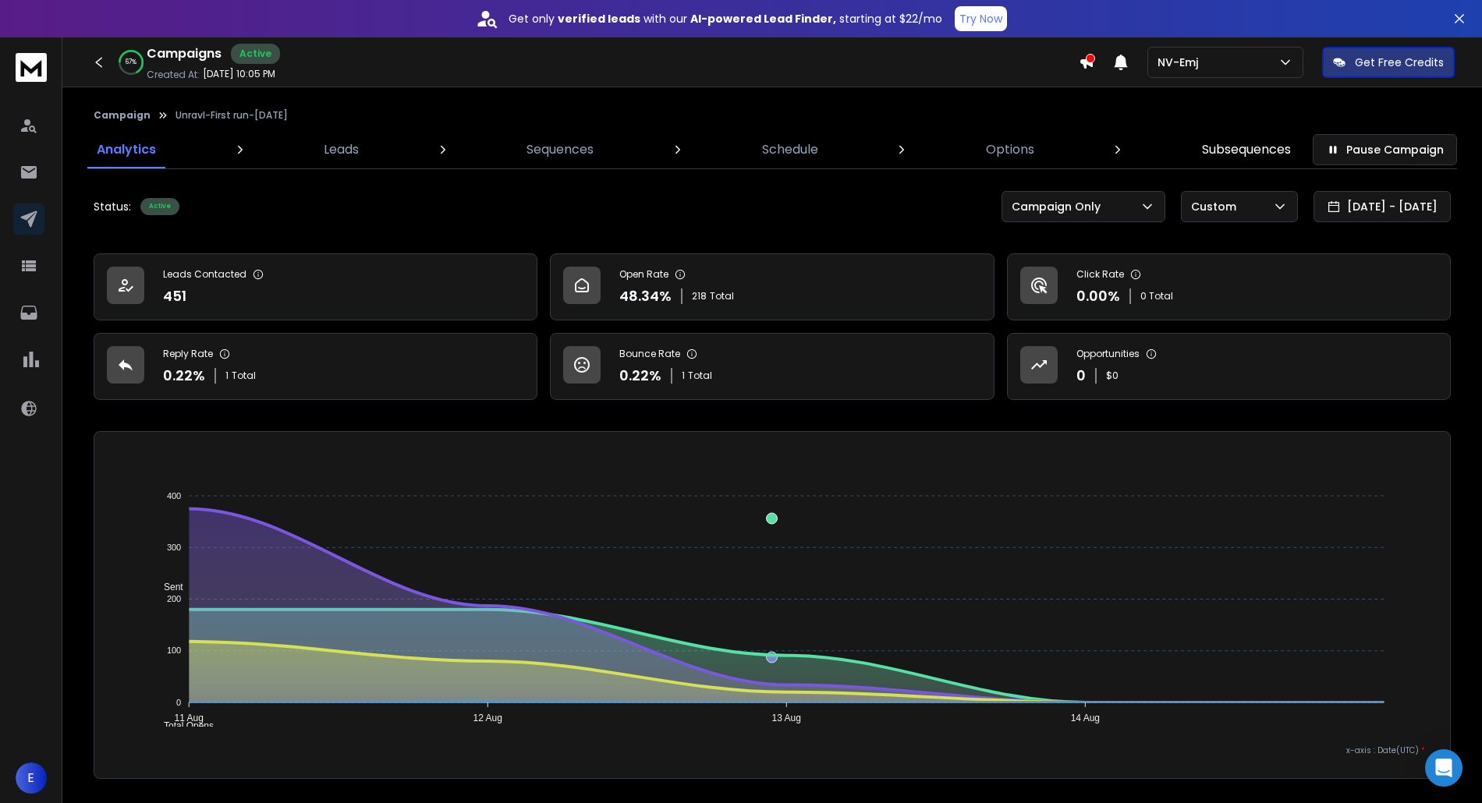
click at [1228, 162] on link "Subsequences" at bounding box center [1246, 149] width 108 height 37
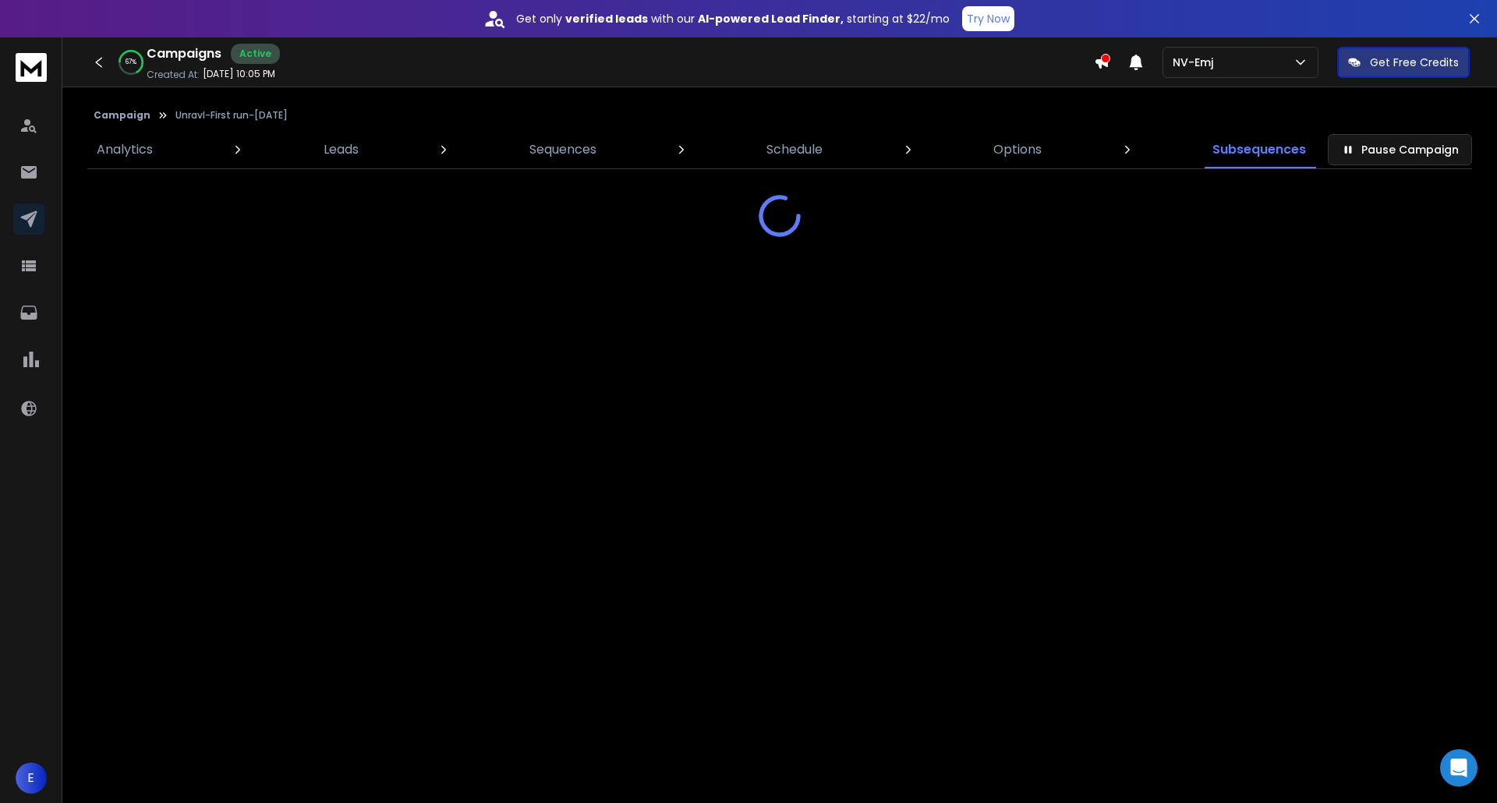
click at [1229, 165] on link "Subsequences" at bounding box center [1259, 149] width 112 height 37
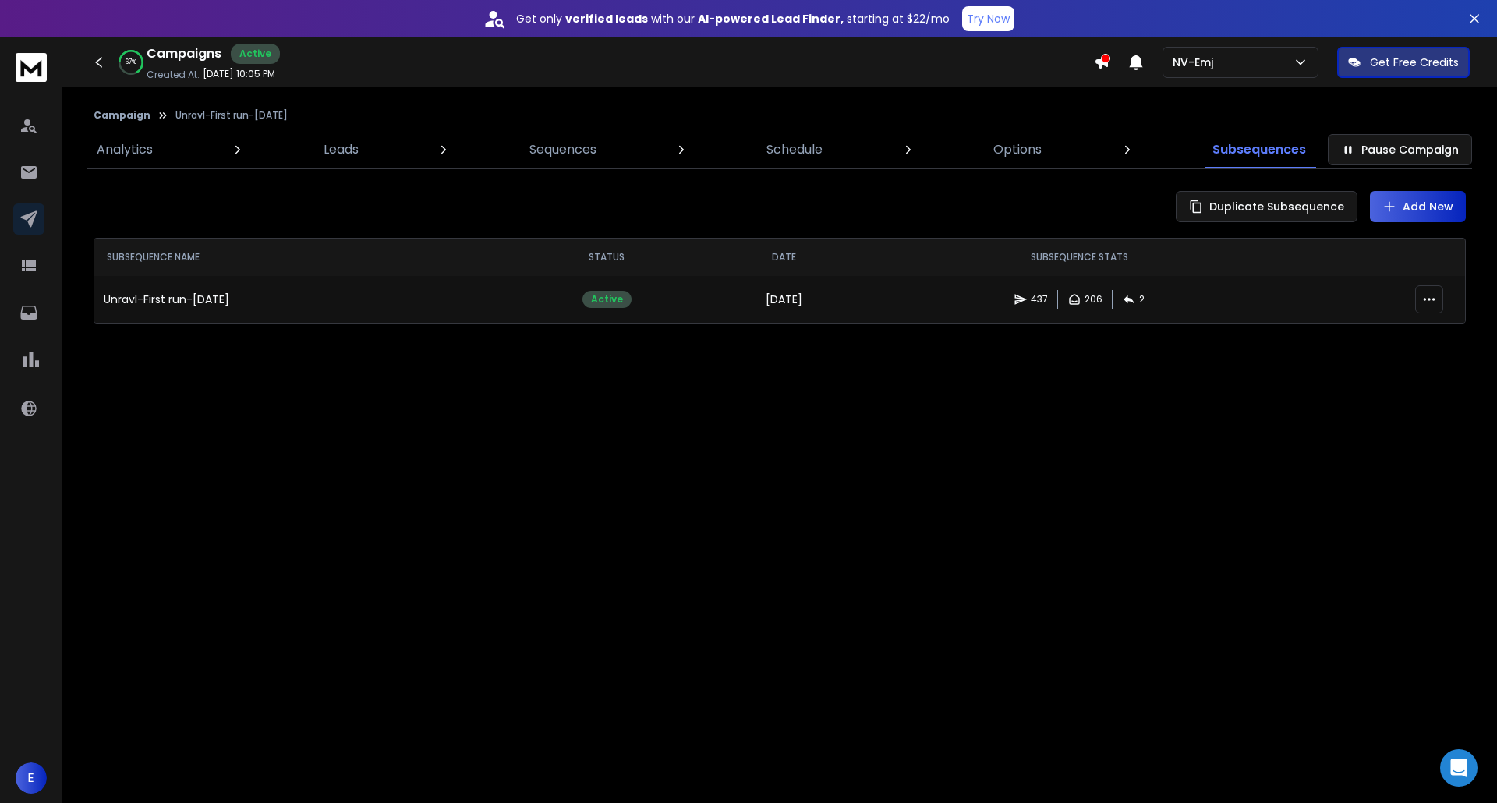
drag, startPoint x: 369, startPoint y: 310, endPoint x: 368, endPoint y: 319, distance: 9.4
click at [368, 319] on td "Unravl-First run-Aug6" at bounding box center [301, 299] width 415 height 47
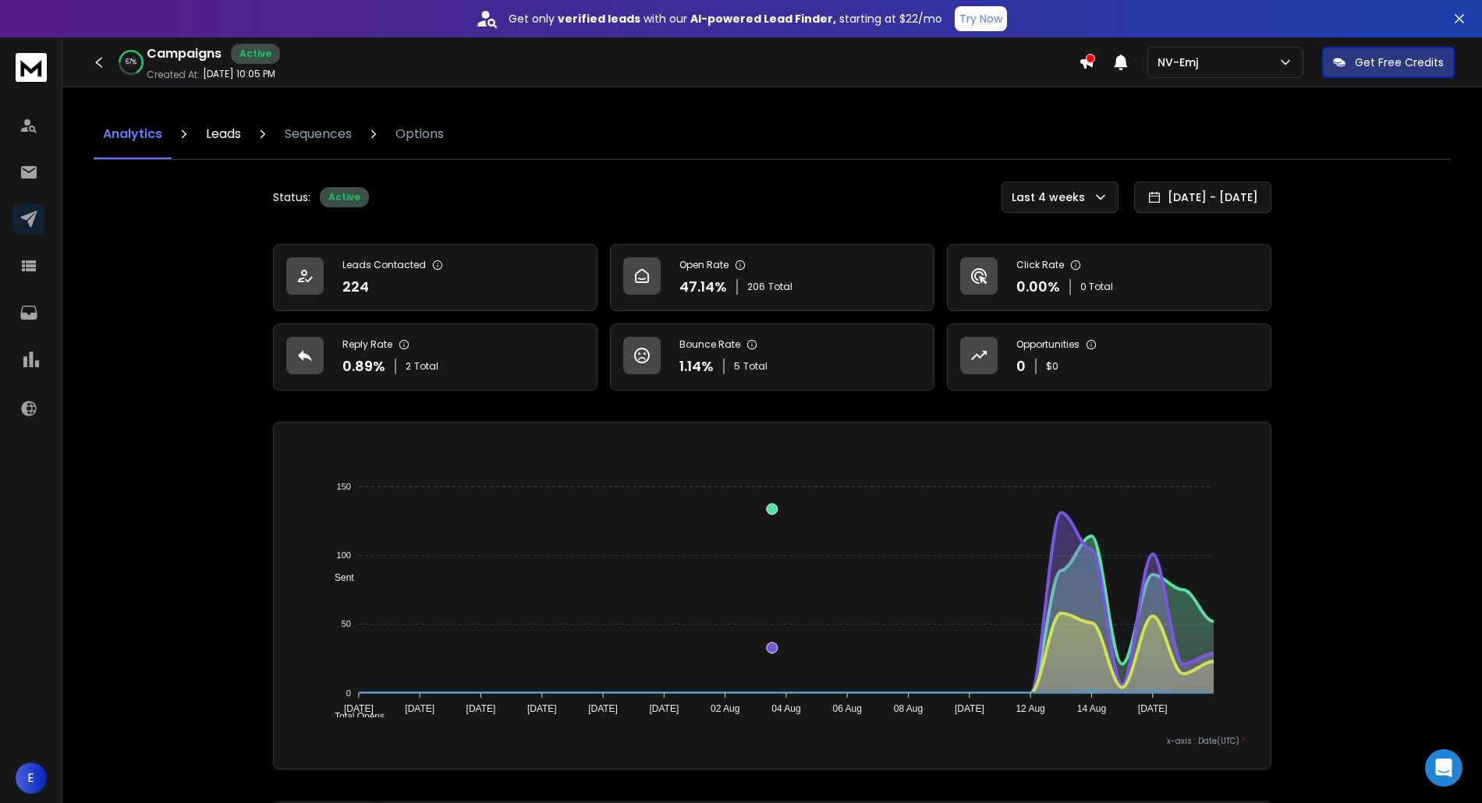
click at [232, 122] on link "Leads" at bounding box center [224, 134] width 54 height 50
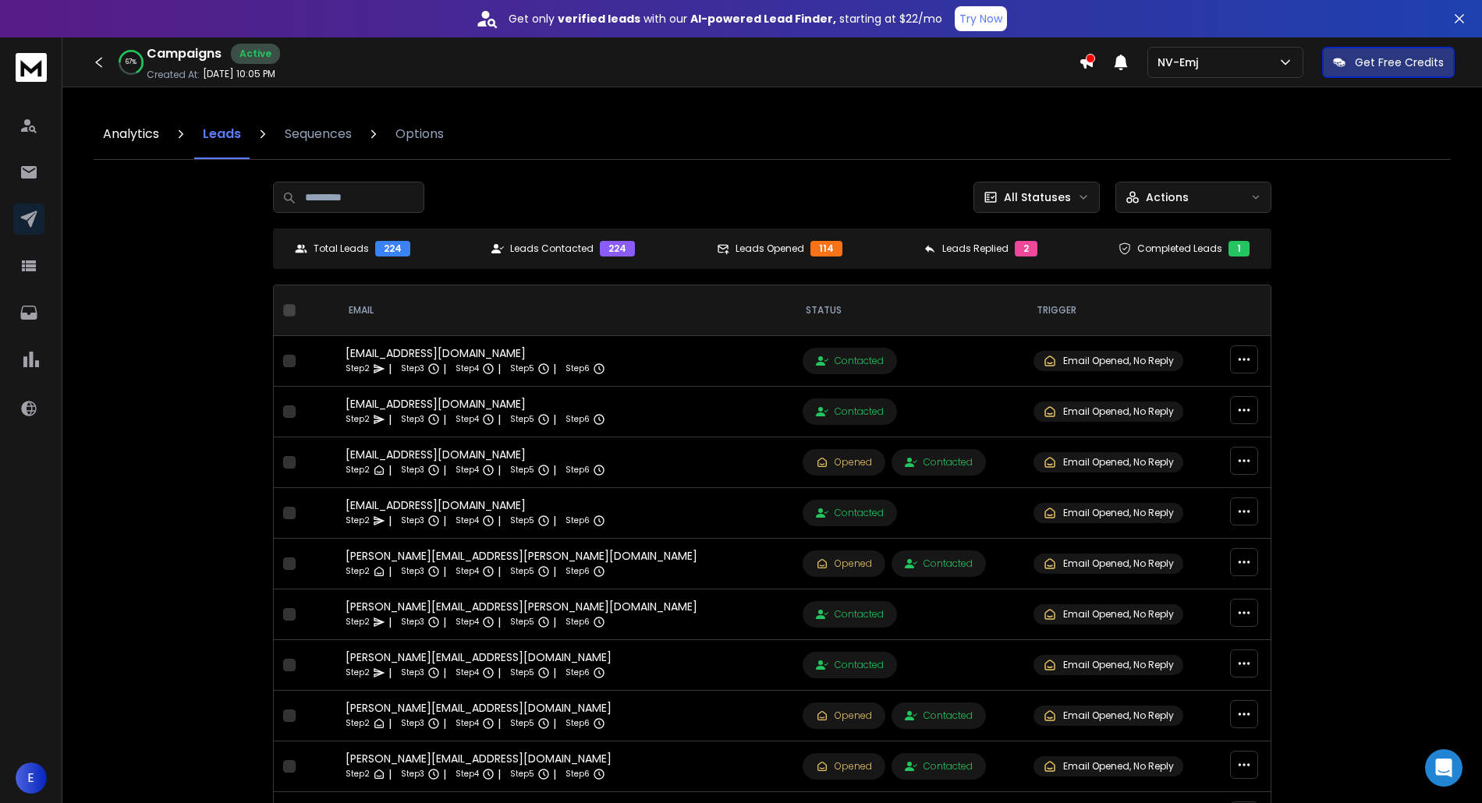
click at [117, 139] on p "Analytics" at bounding box center [131, 134] width 56 height 19
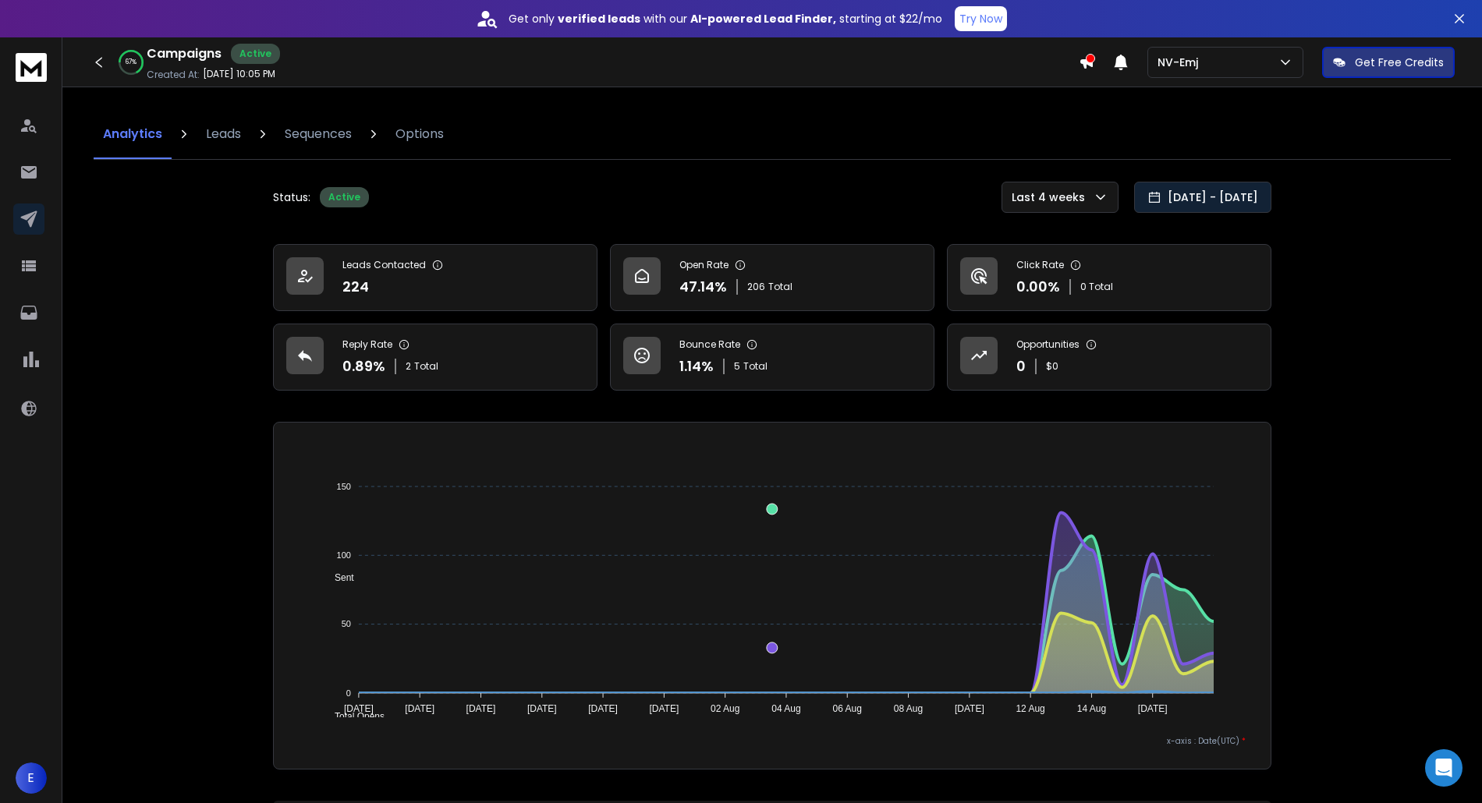
click at [1237, 204] on button "[DATE] - [DATE]" at bounding box center [1202, 197] width 137 height 31
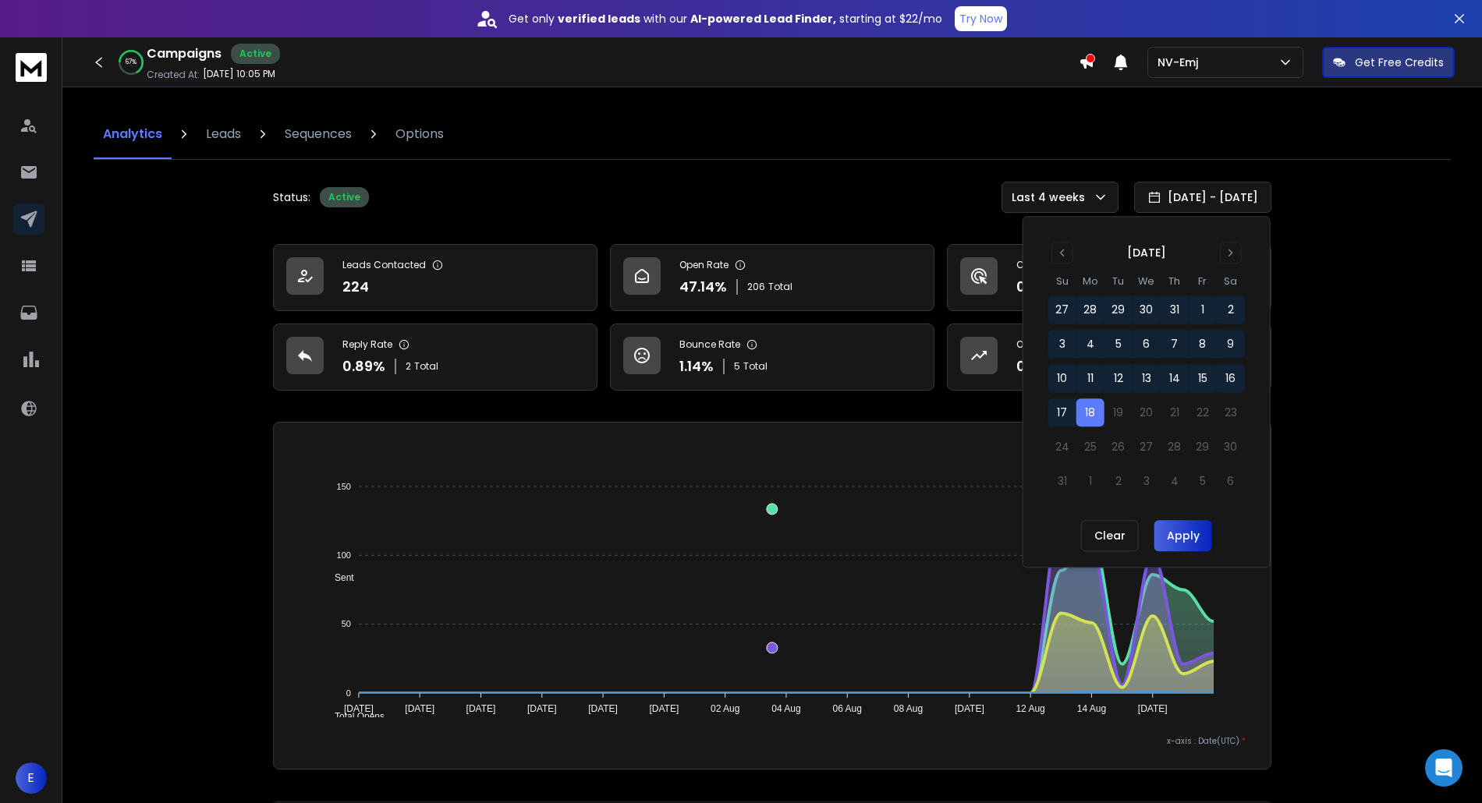
click at [1083, 372] on button "11" at bounding box center [1090, 379] width 28 height 28
click at [1192, 387] on button "15" at bounding box center [1203, 379] width 28 height 28
click at [1073, 371] on button "10" at bounding box center [1062, 379] width 28 height 28
click at [1079, 371] on button "11" at bounding box center [1090, 379] width 28 height 28
click at [1089, 375] on button "11" at bounding box center [1090, 379] width 28 height 28
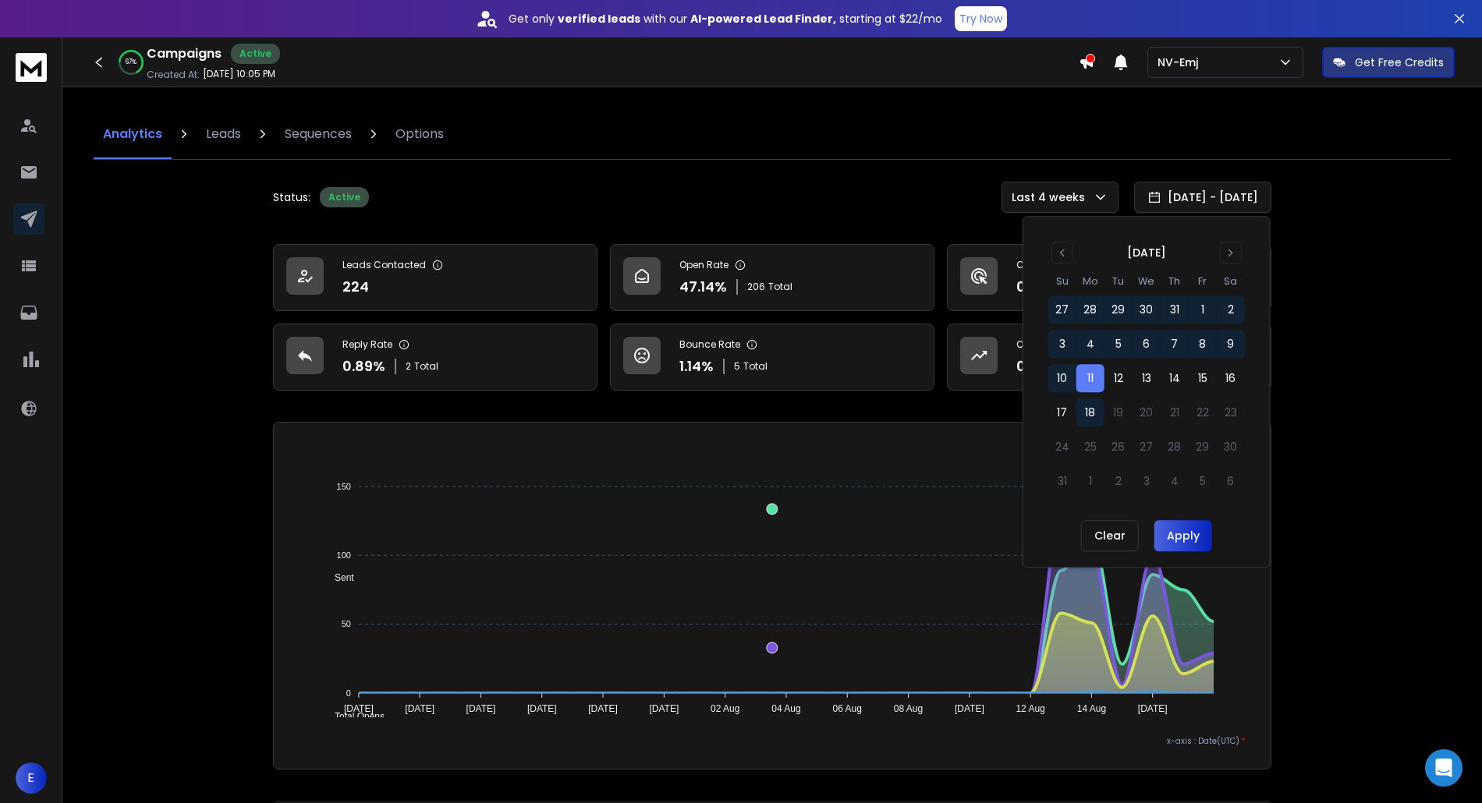
click at [1089, 375] on button "11" at bounding box center [1090, 379] width 28 height 28
click at [1212, 376] on button "15" at bounding box center [1203, 379] width 28 height 28
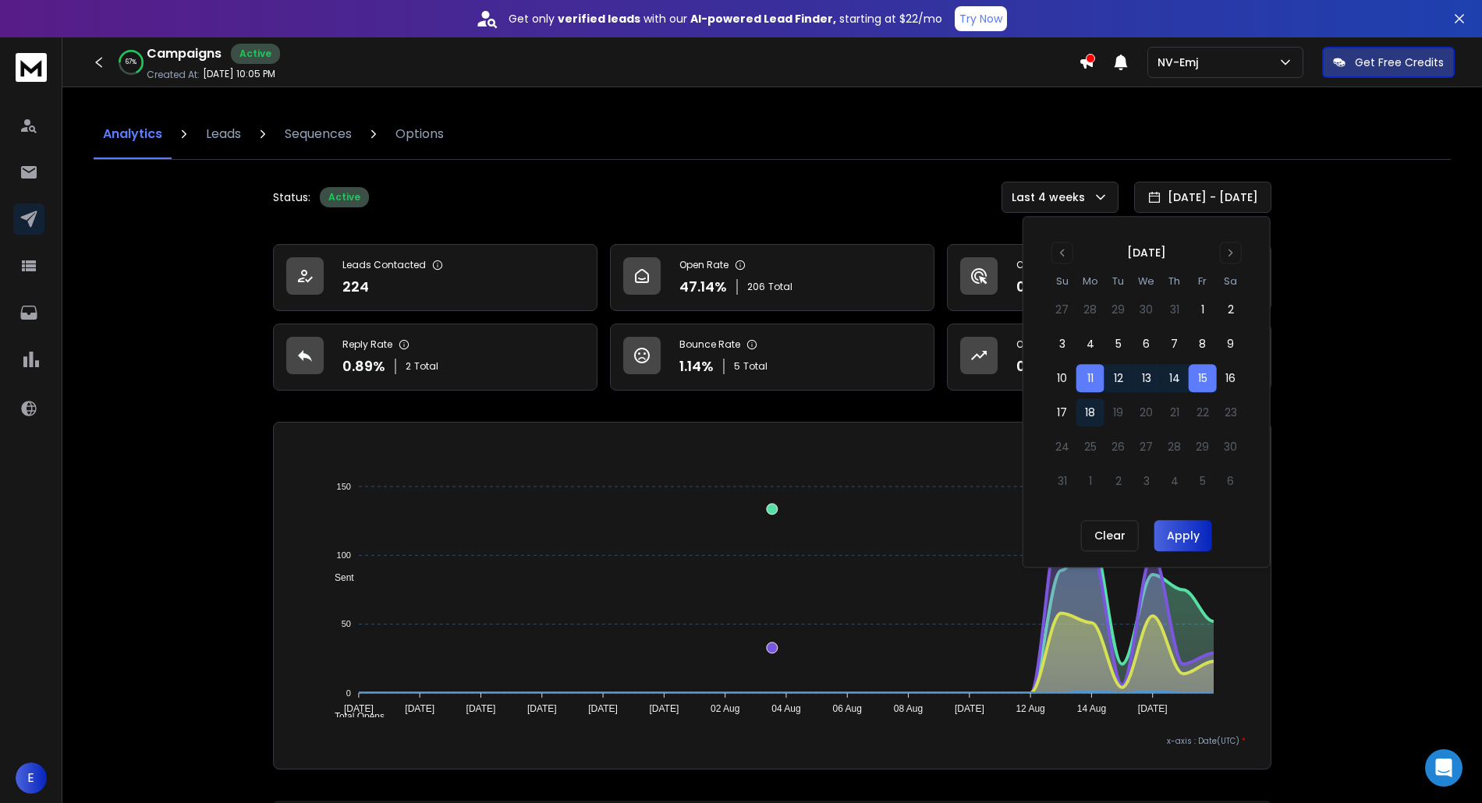
click at [1199, 541] on button "Apply" at bounding box center [1183, 536] width 58 height 31
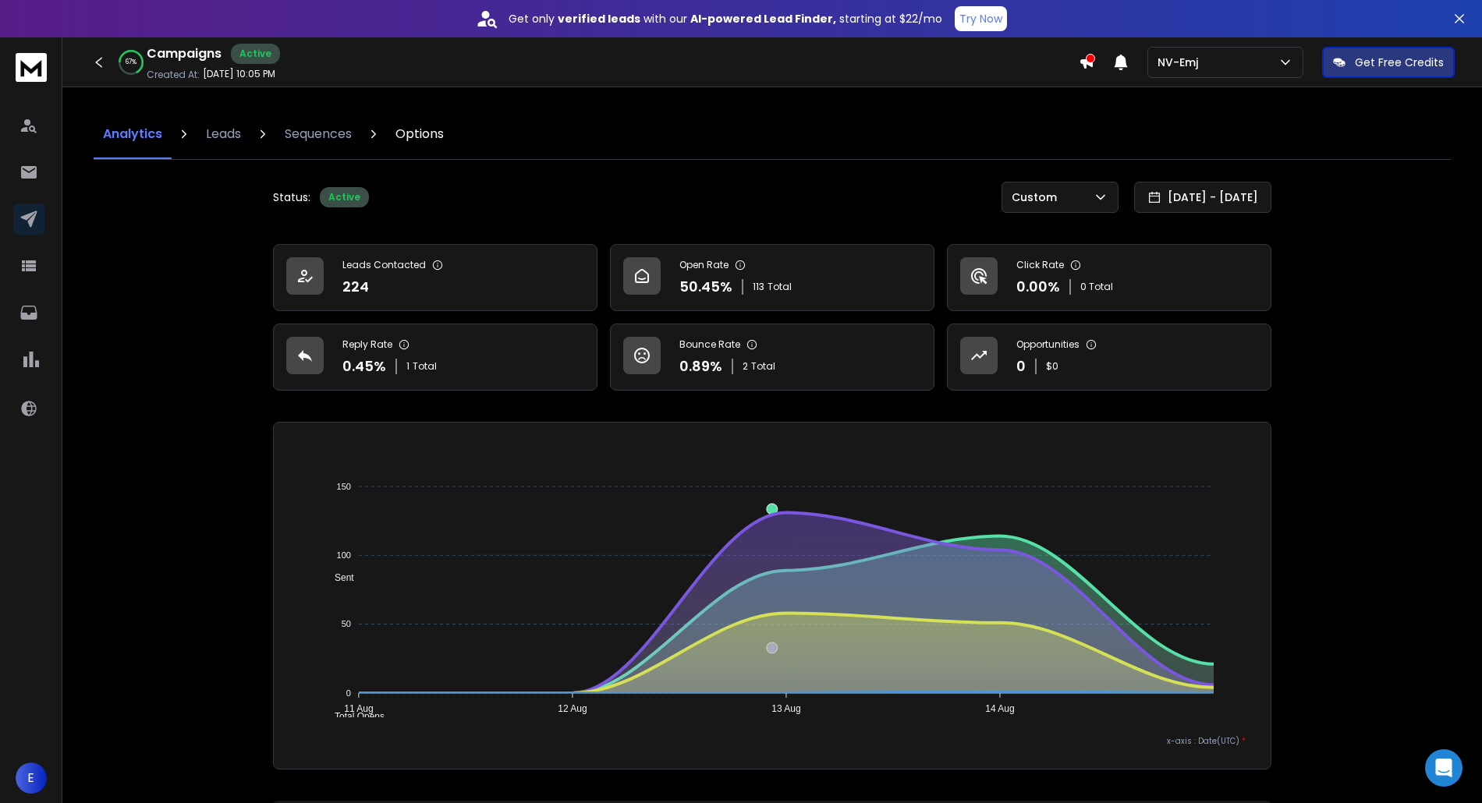
click at [435, 145] on link "Options" at bounding box center [419, 134] width 67 height 50
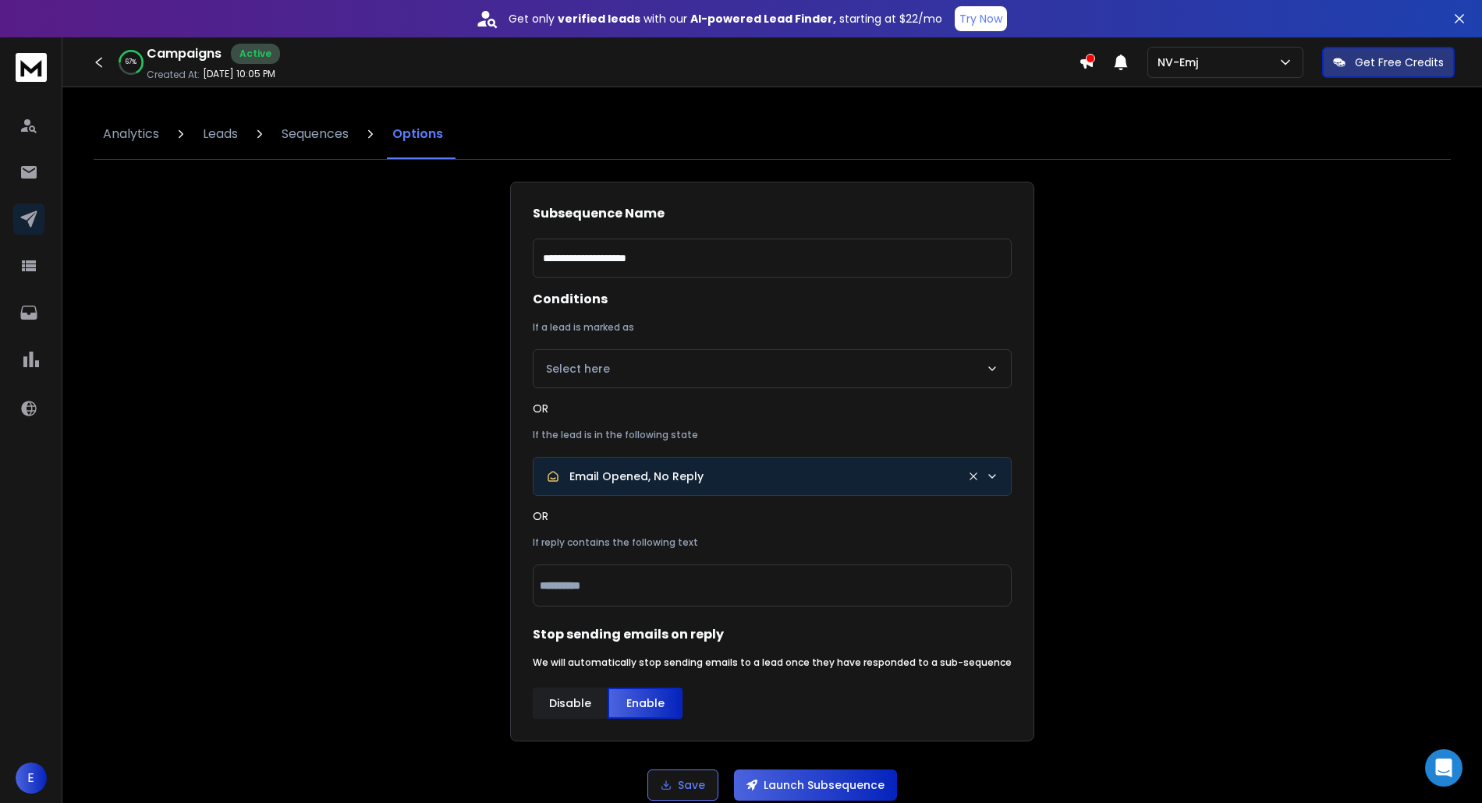
click at [897, 473] on button "Email Opened, No Reply" at bounding box center [772, 476] width 479 height 39
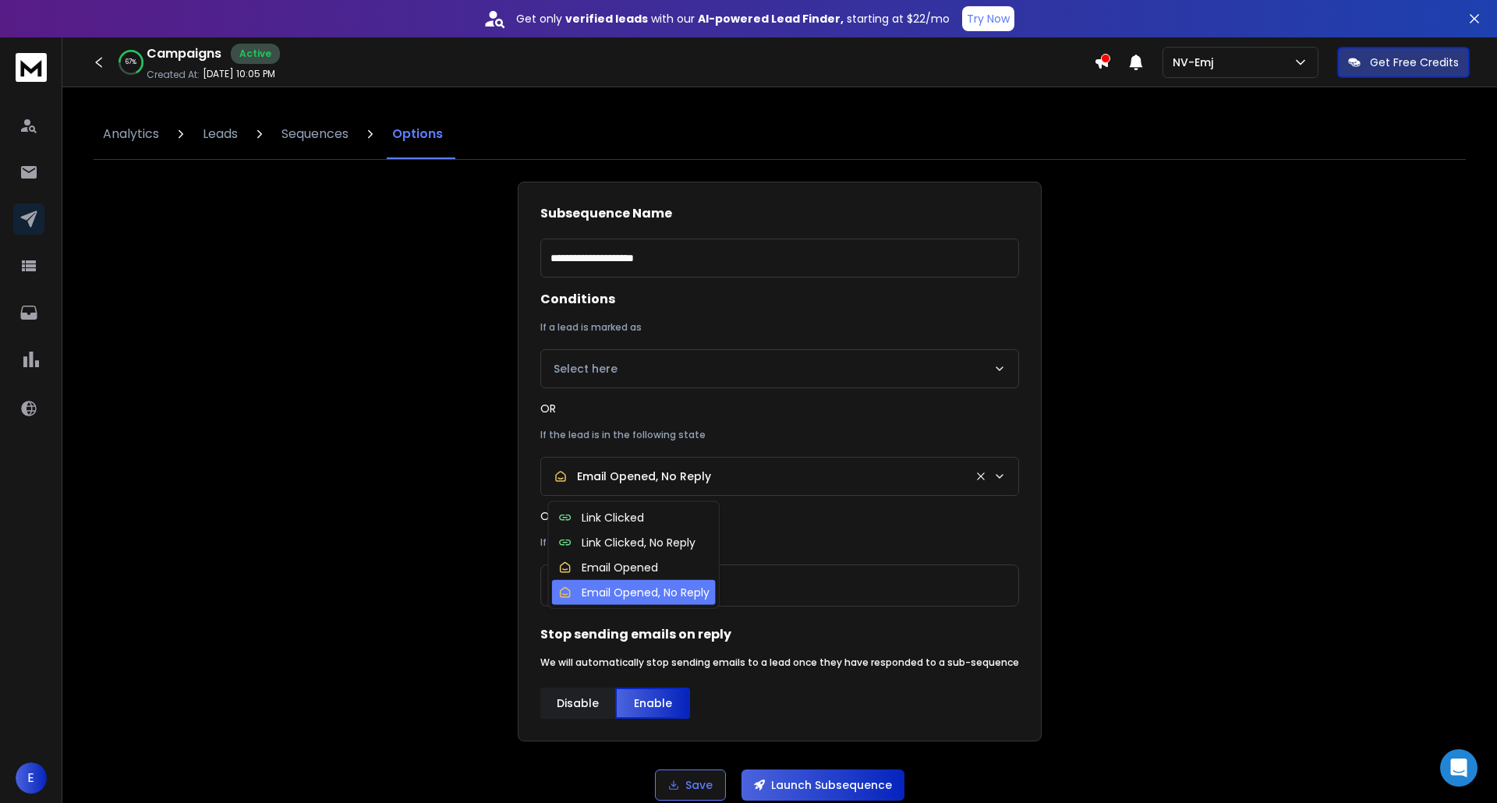
click at [690, 585] on div "Email Opened, No Reply" at bounding box center [633, 593] width 151 height 16
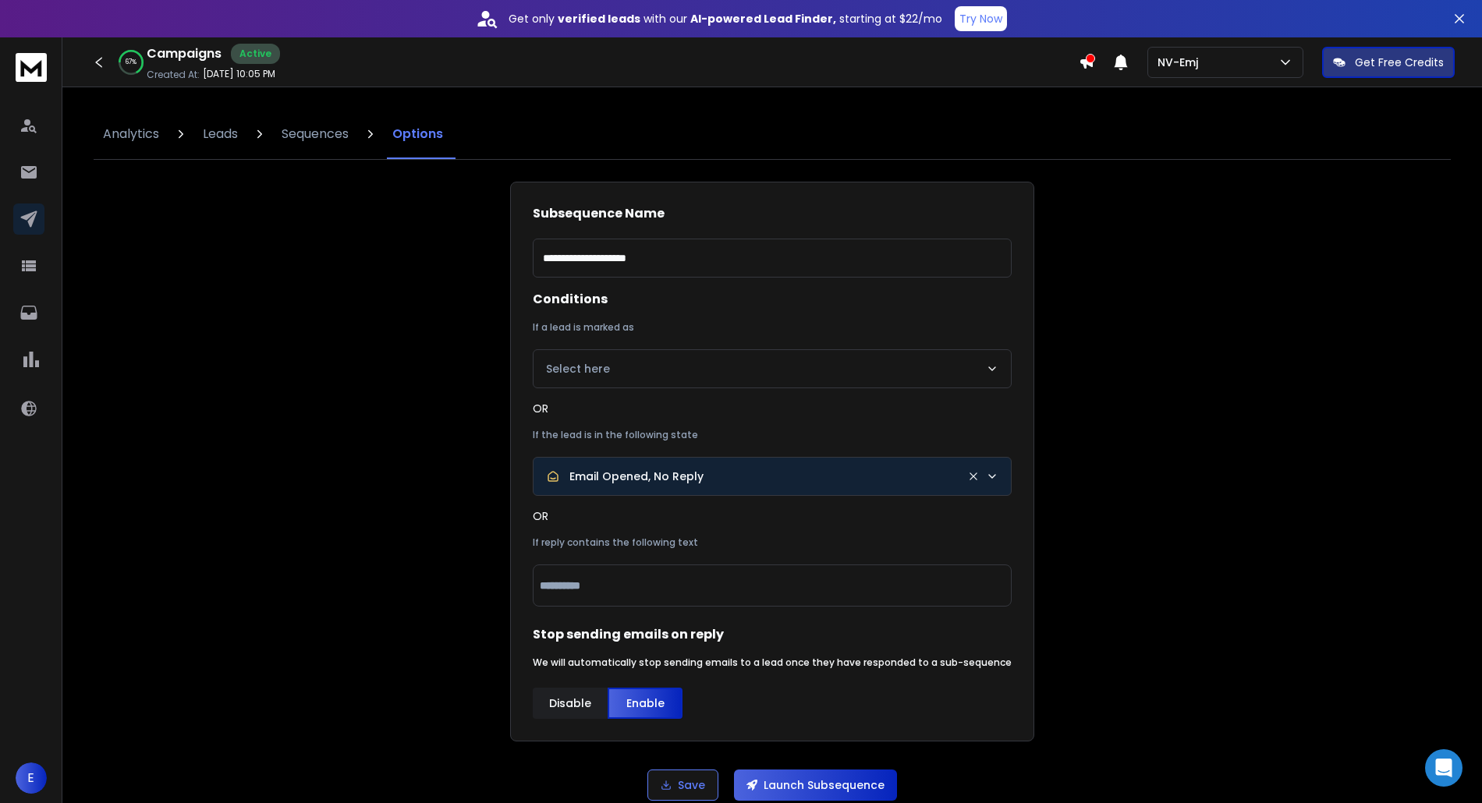
click at [686, 482] on div "Email Opened, No Reply" at bounding box center [625, 477] width 158 height 16
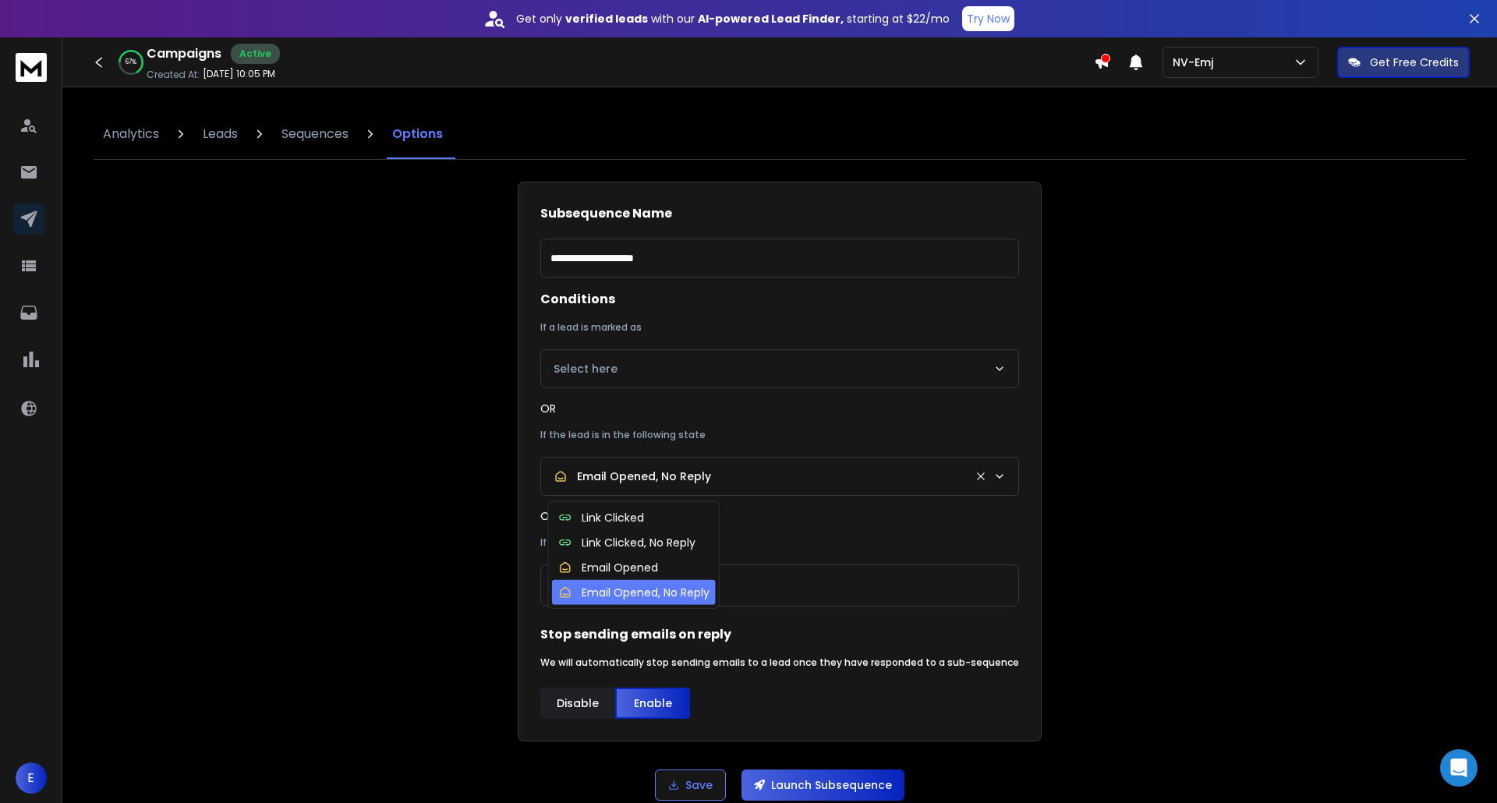
click at [640, 588] on div "Email Opened, No Reply" at bounding box center [633, 593] width 151 height 16
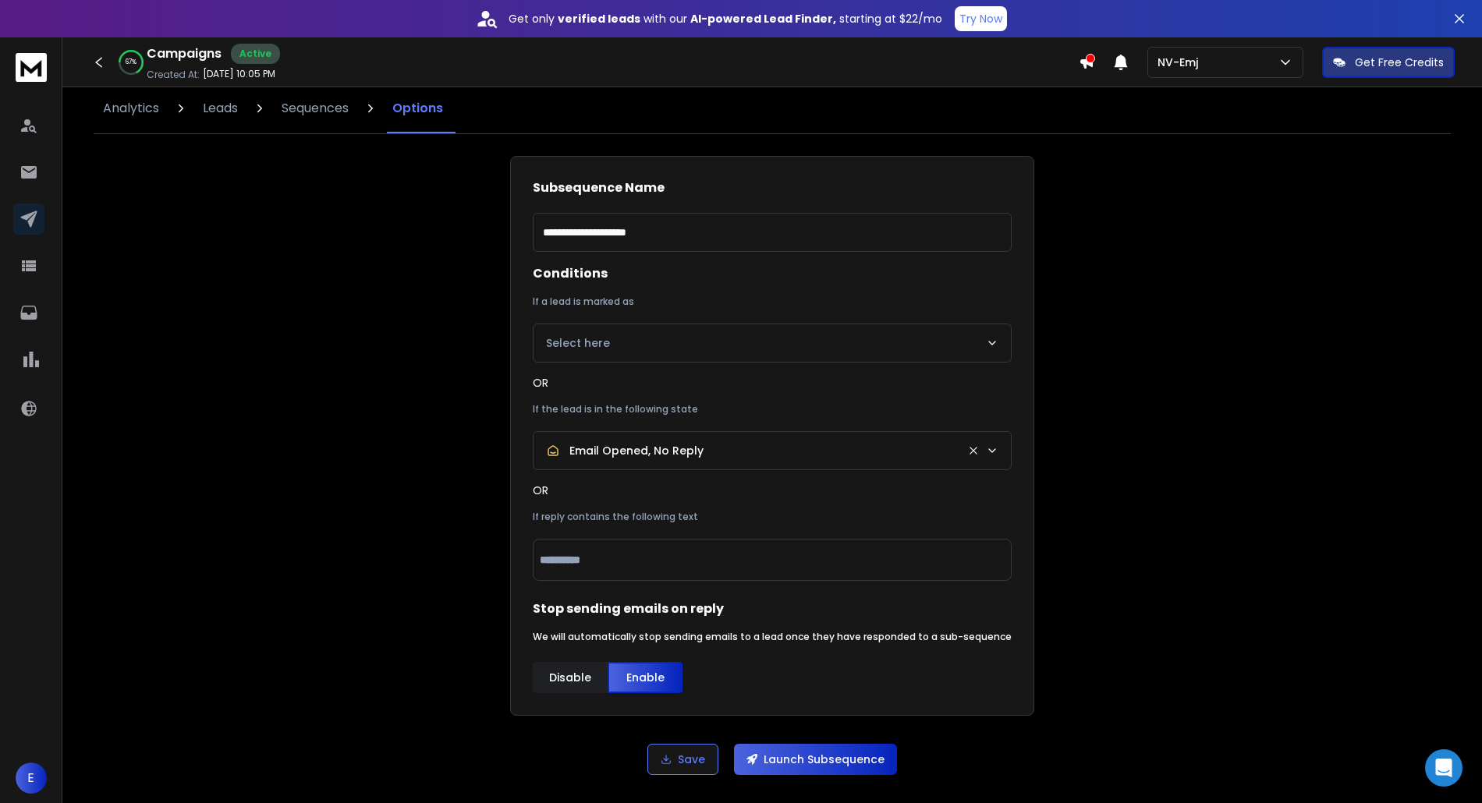
scroll to position [44, 0]
click at [803, 762] on button "Launch Subsequence" at bounding box center [815, 759] width 163 height 31
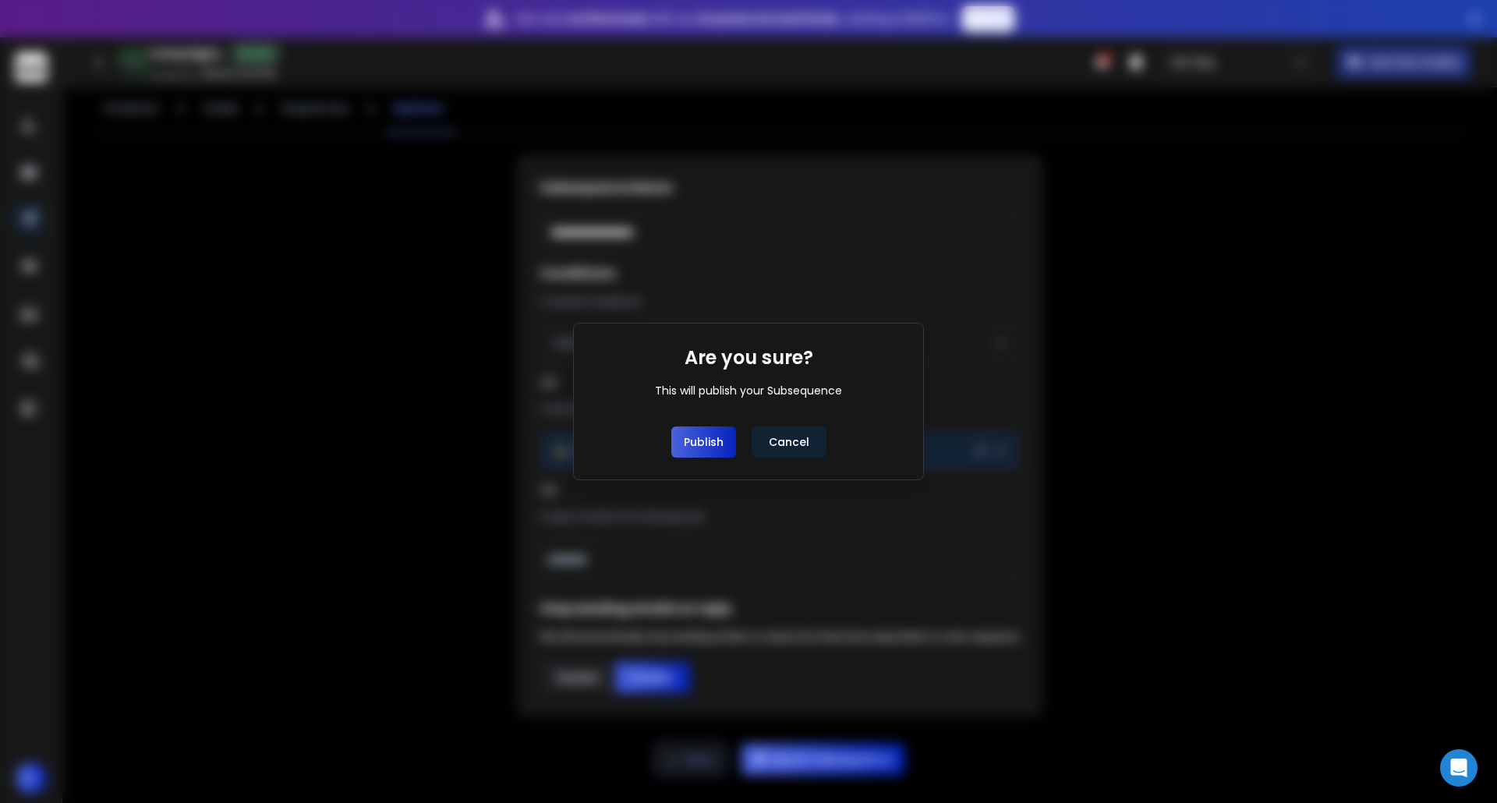
click at [693, 441] on button "Publish" at bounding box center [703, 442] width 65 height 31
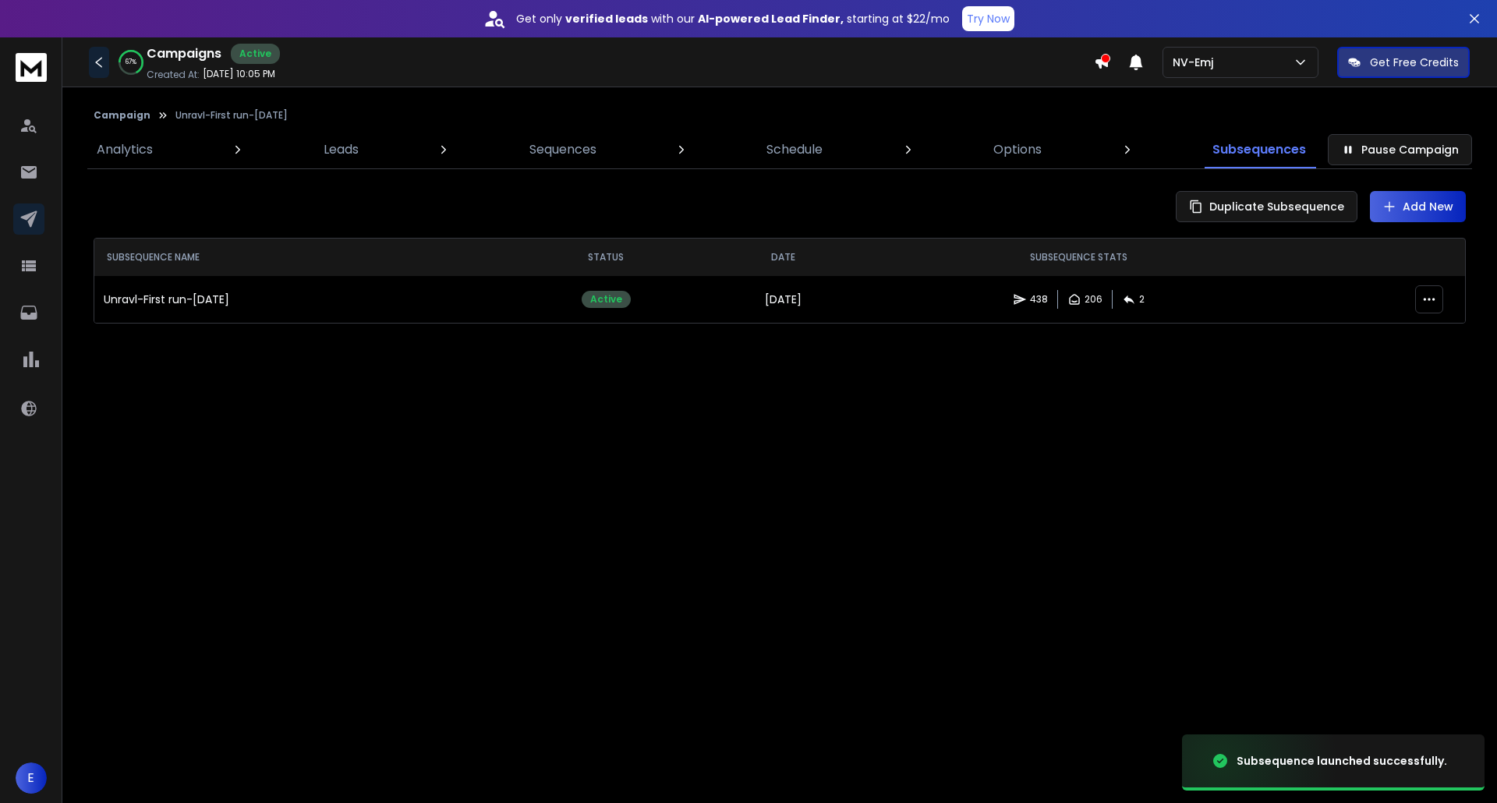
click at [89, 58] on button at bounding box center [99, 62] width 20 height 31
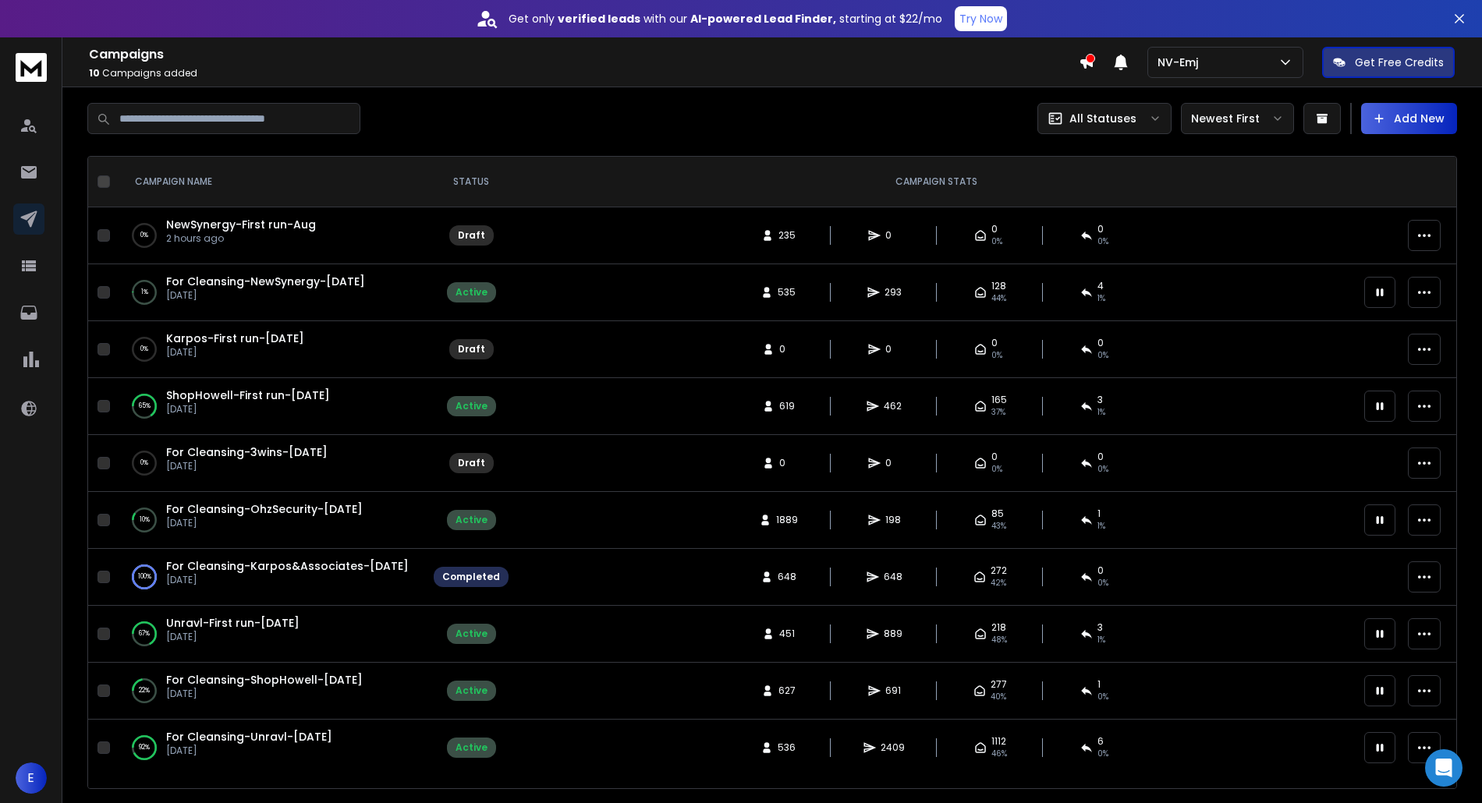
click at [340, 415] on div "65 % ShopHowell-First run-Aug11 11 days ago" at bounding box center [270, 406] width 277 height 37
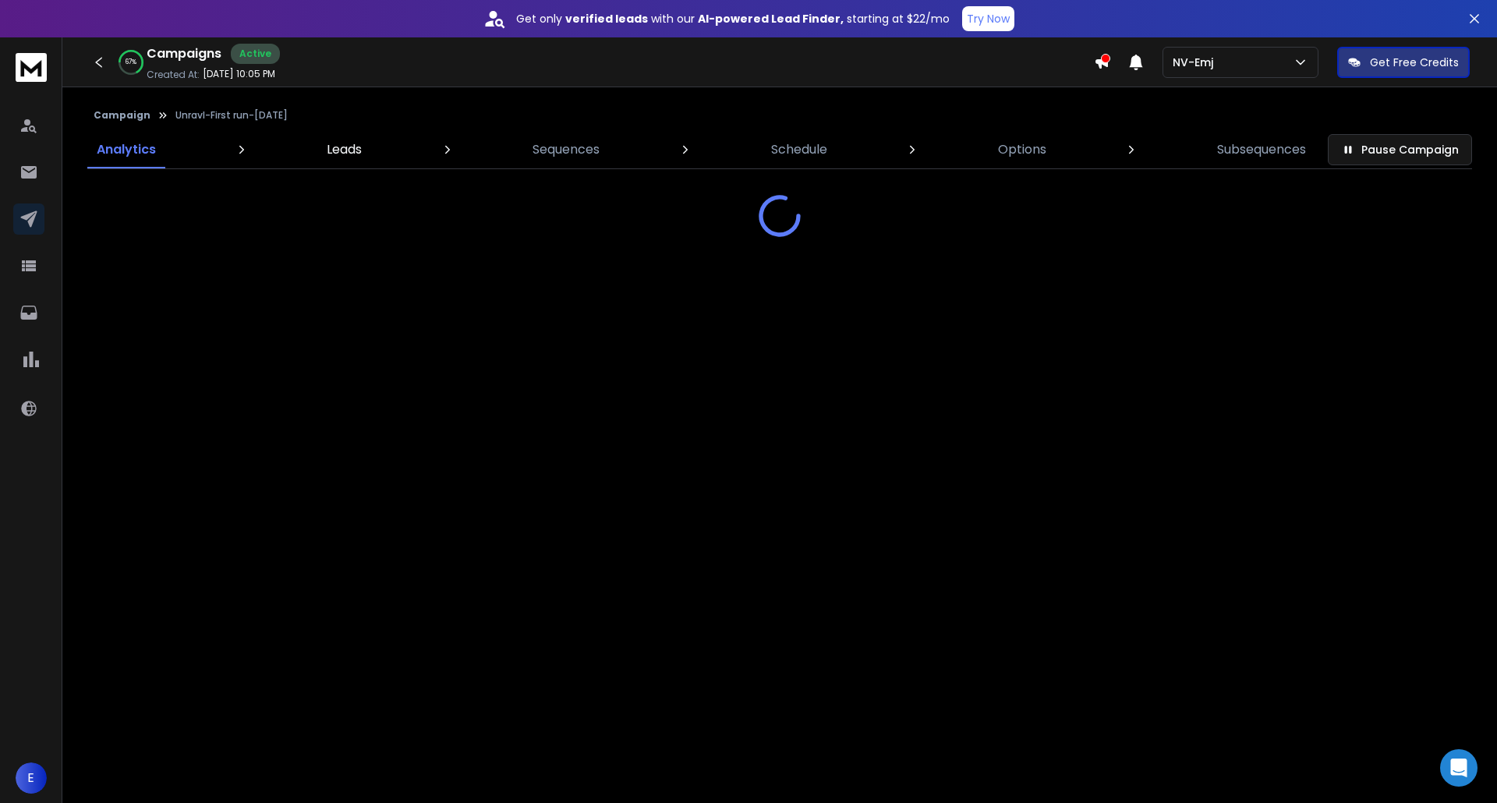
click at [362, 161] on link "Leads" at bounding box center [344, 149] width 54 height 37
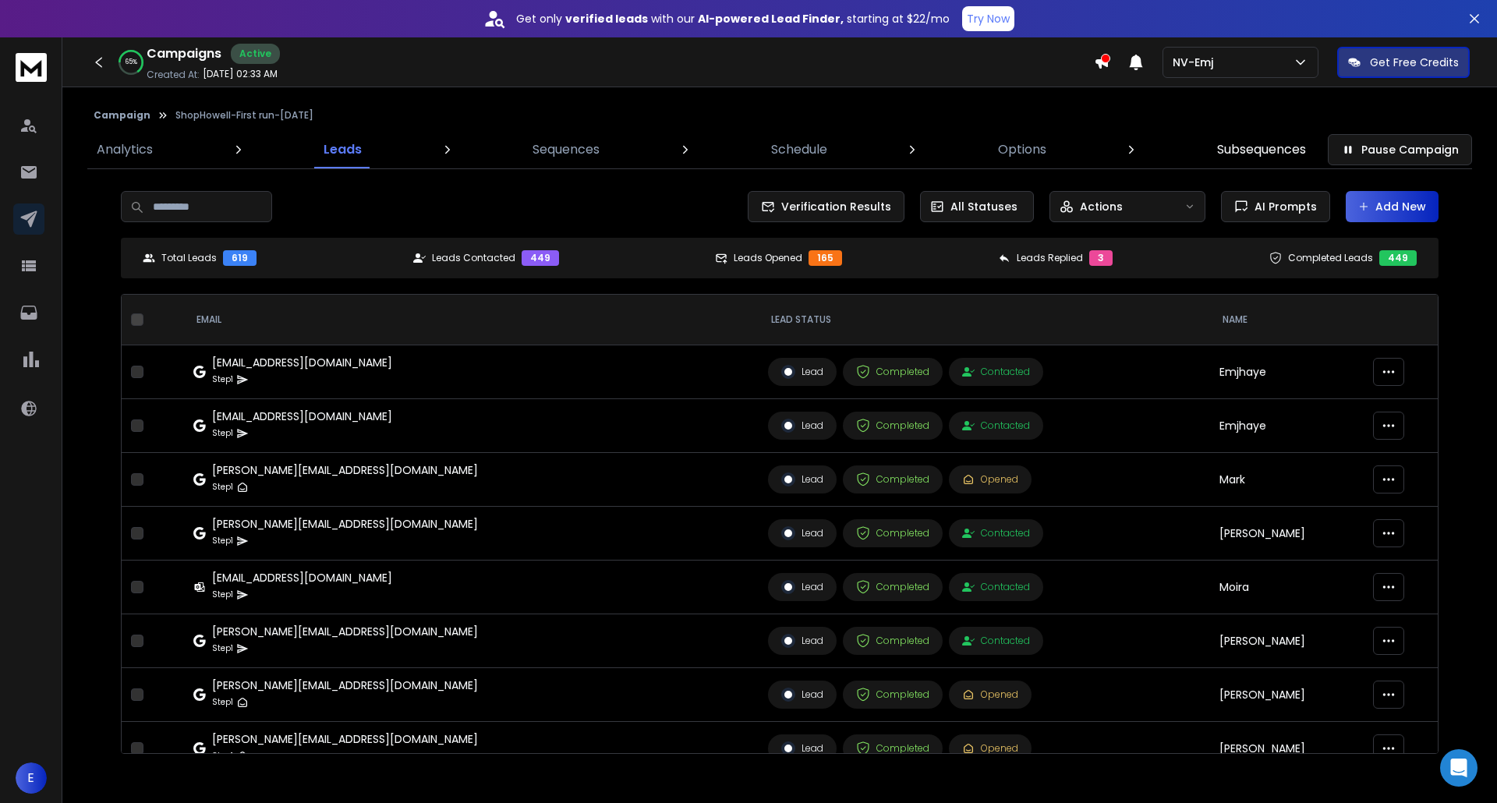
click at [1253, 157] on p "Subsequences" at bounding box center [1261, 149] width 89 height 19
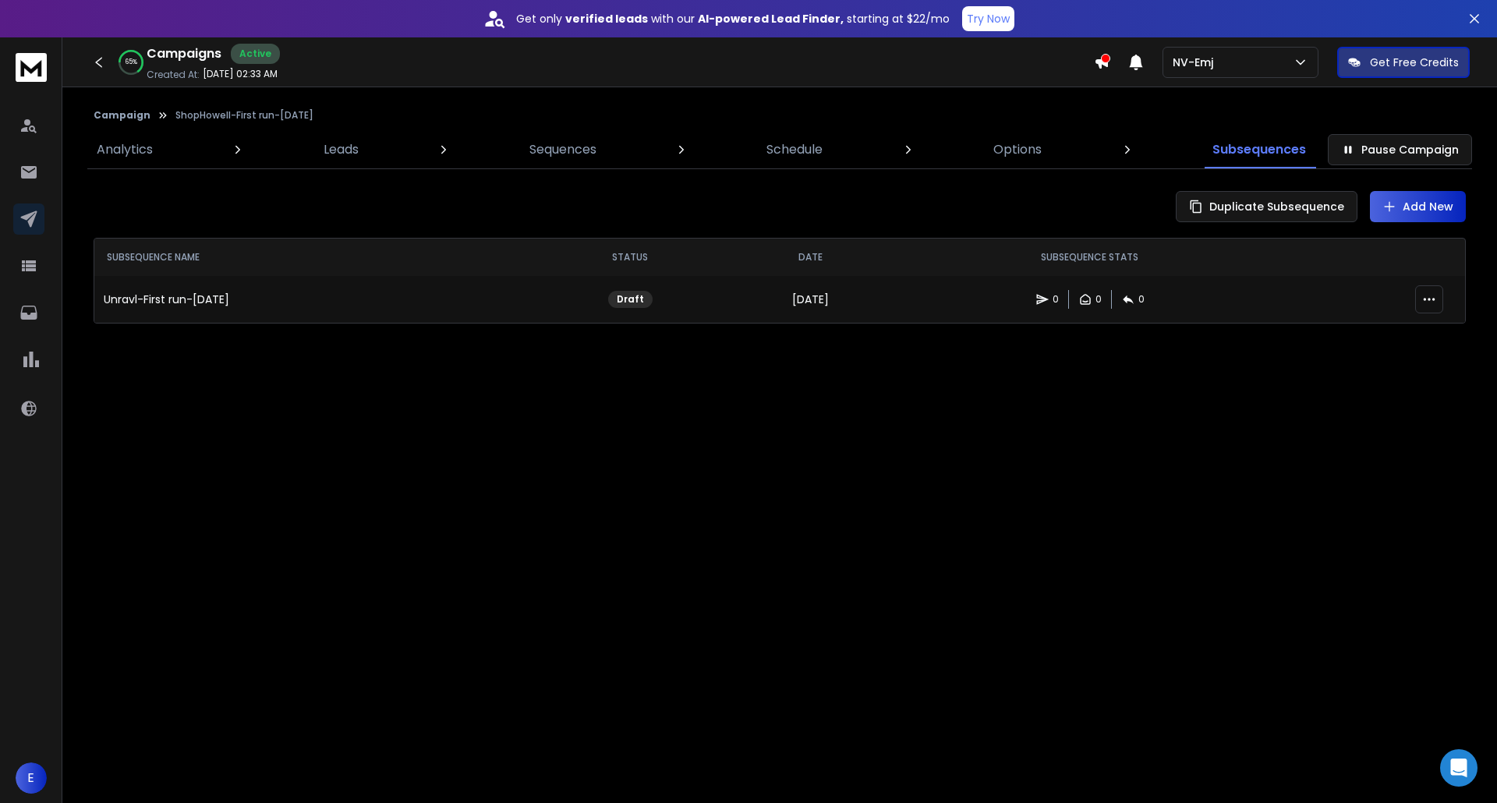
click at [317, 301] on td "Unravl-First run-Aug6" at bounding box center [314, 299] width 440 height 47
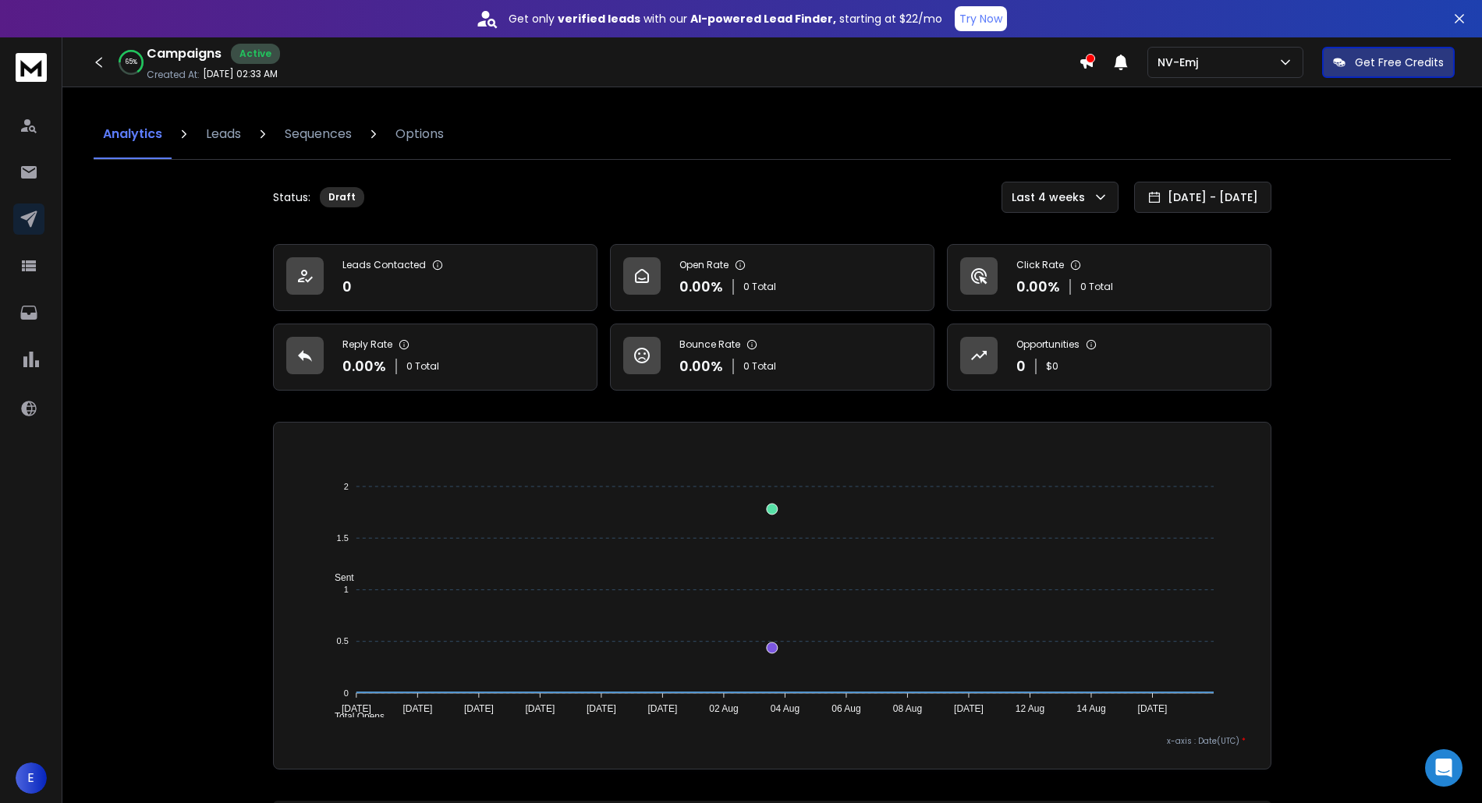
click at [1186, 179] on div "Status: Draft Last 4 weeks 21 Jul 2025 - 18 Aug 2025 Leads Contacted 0 Open Rat…" at bounding box center [772, 598] width 1357 height 847
click at [1184, 185] on button "[DATE] - [DATE]" at bounding box center [1202, 197] width 137 height 31
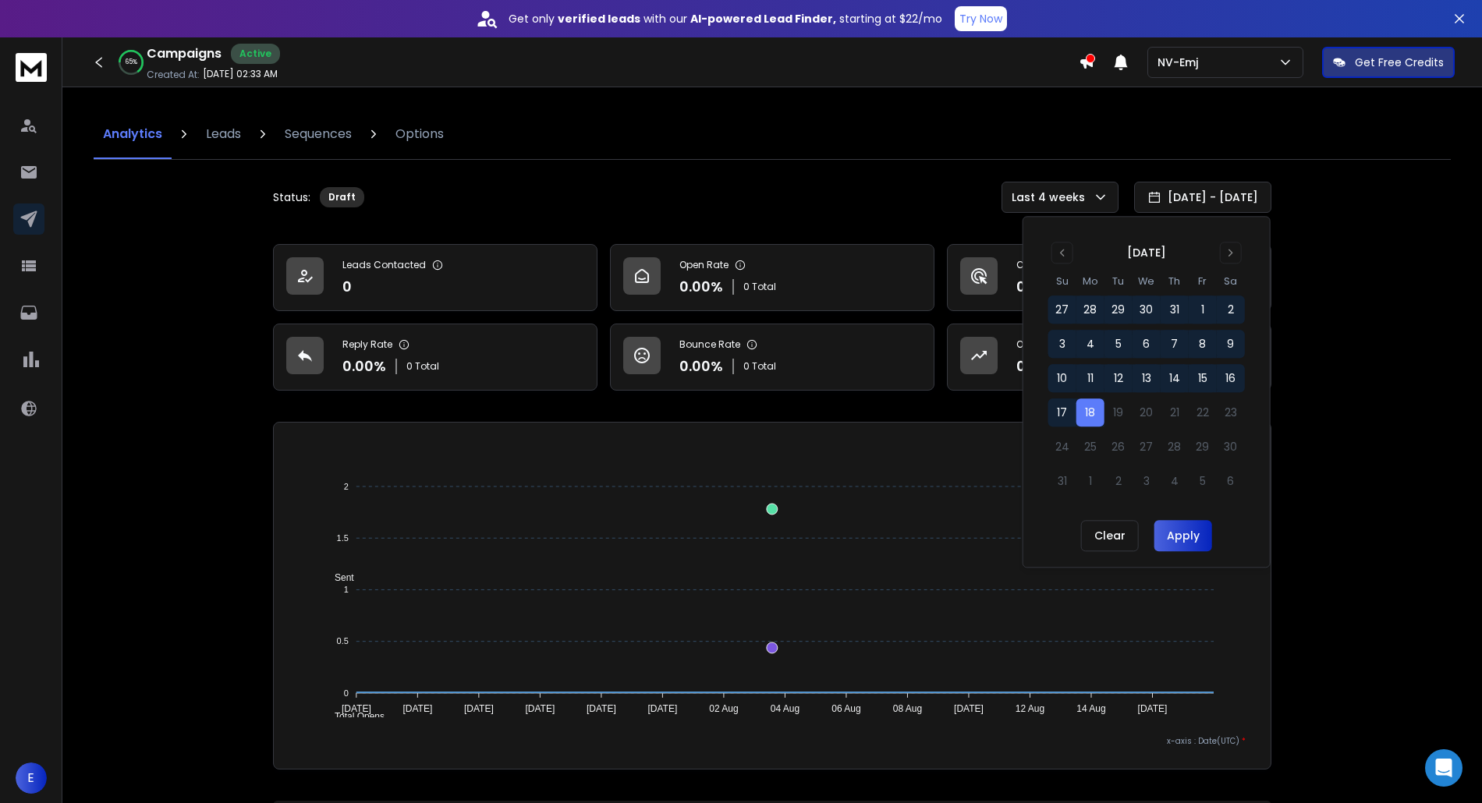
click at [1095, 374] on button "11" at bounding box center [1090, 379] width 28 height 28
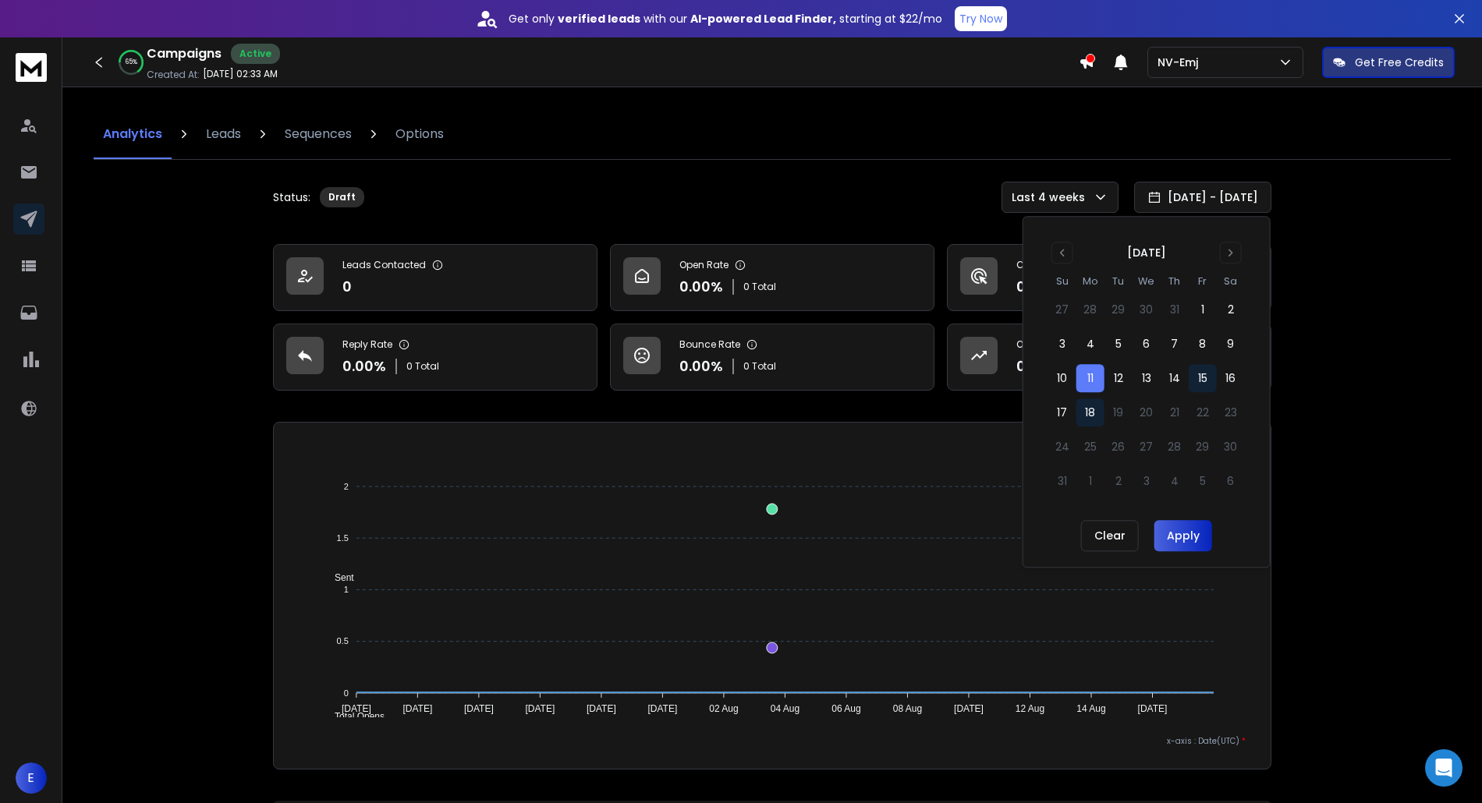
click at [1202, 379] on button "15" at bounding box center [1203, 379] width 28 height 28
click at [1196, 534] on button "Apply" at bounding box center [1183, 536] width 58 height 31
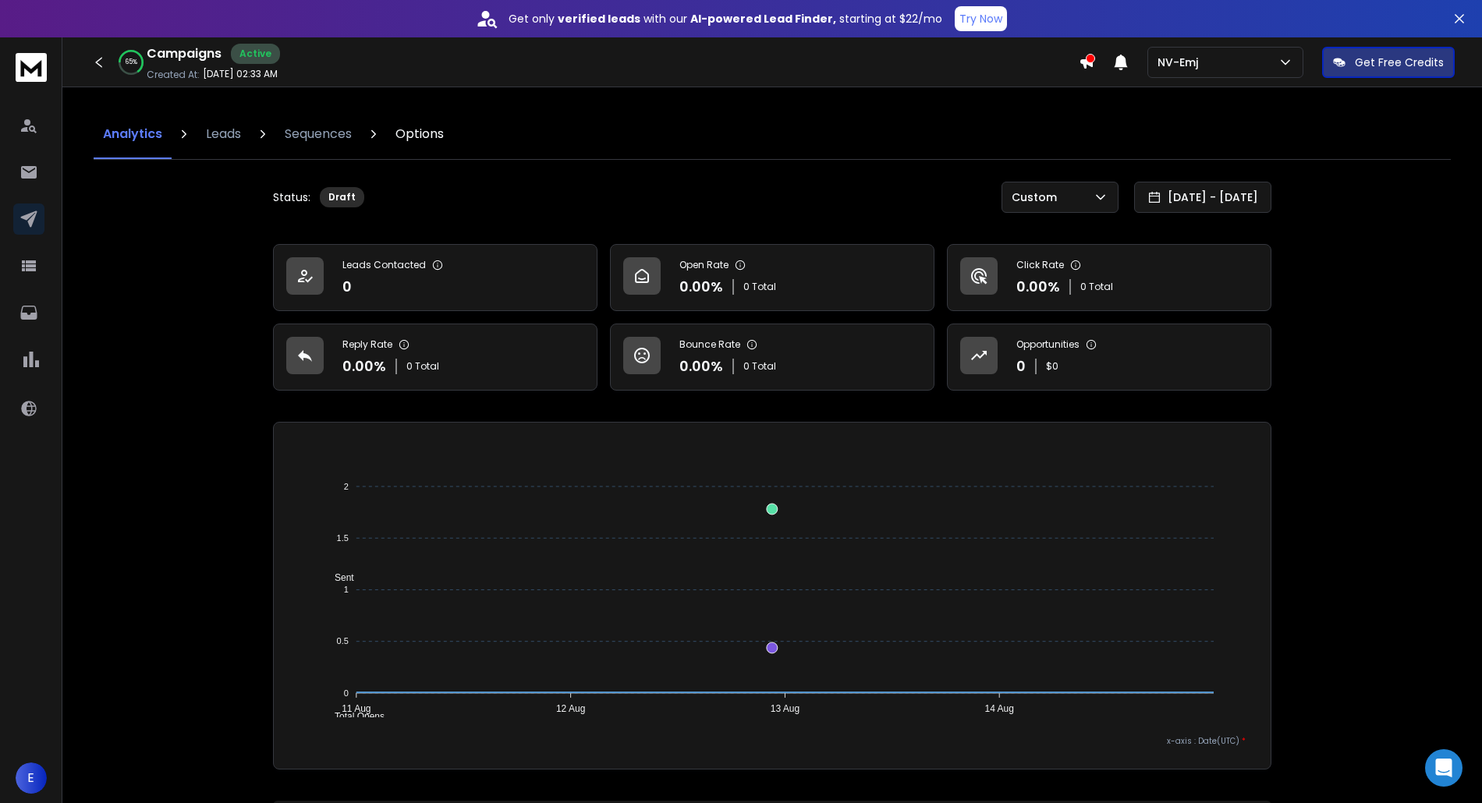
click at [444, 129] on p "Options" at bounding box center [419, 134] width 48 height 19
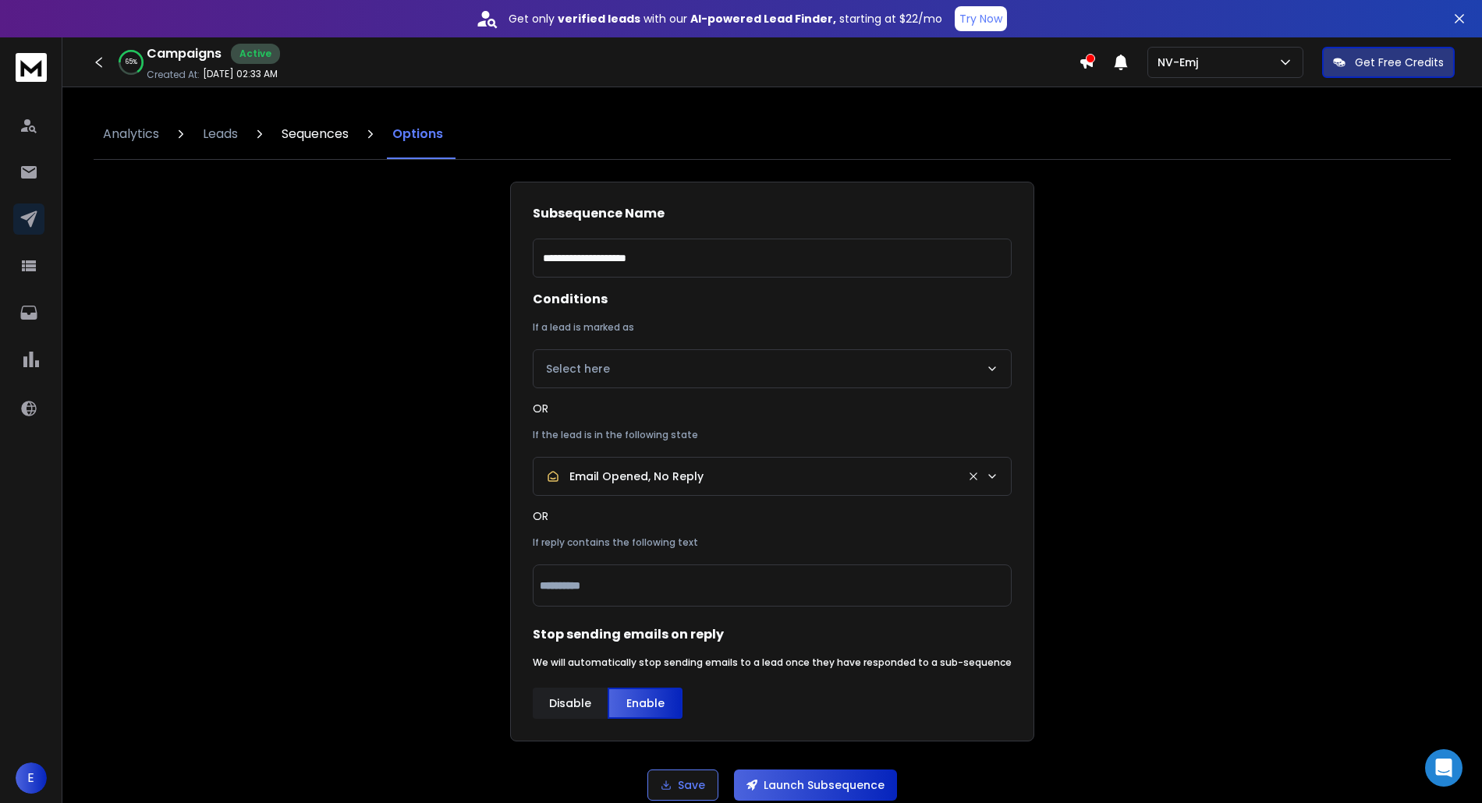
click at [303, 134] on p "Sequences" at bounding box center [315, 134] width 67 height 19
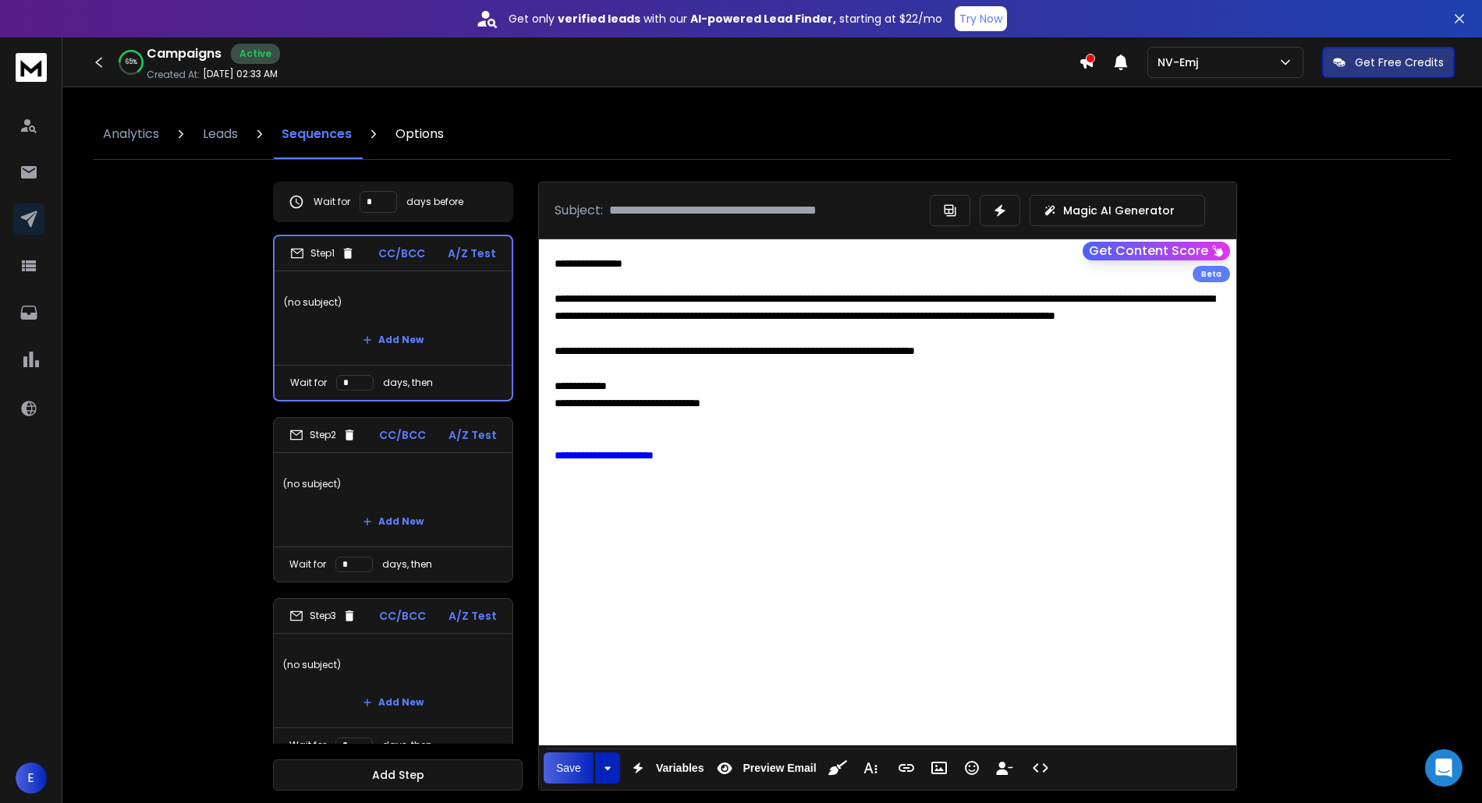
click at [425, 133] on p "Options" at bounding box center [419, 134] width 48 height 19
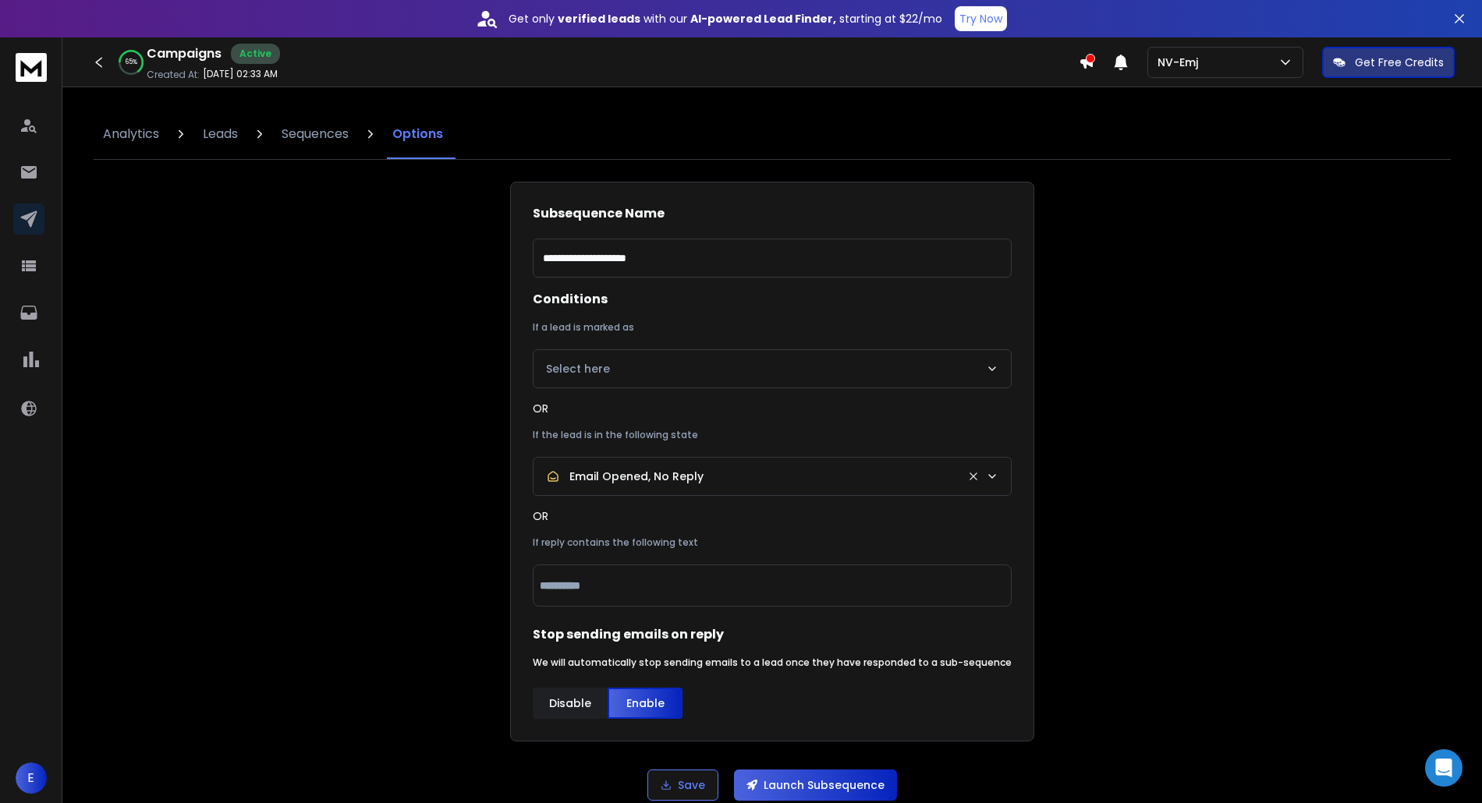
click at [803, 254] on input "**********" at bounding box center [772, 258] width 479 height 39
click at [94, 63] on icon at bounding box center [99, 62] width 14 height 14
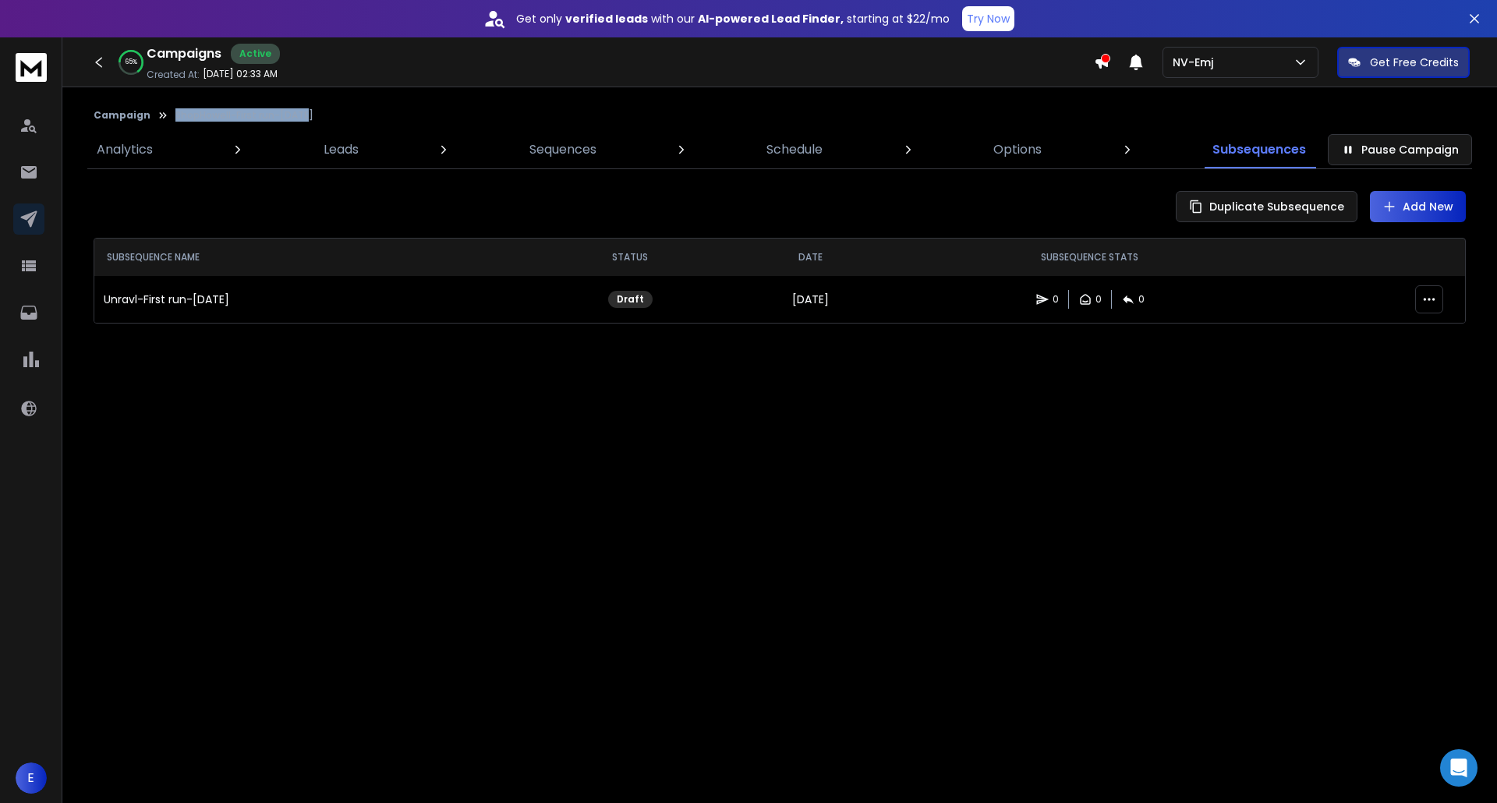
drag, startPoint x: 325, startPoint y: 112, endPoint x: 161, endPoint y: 122, distance: 164.8
click at [161, 122] on div "Campaign ShopHowell-First run-Aug11" at bounding box center [779, 115] width 1385 height 25
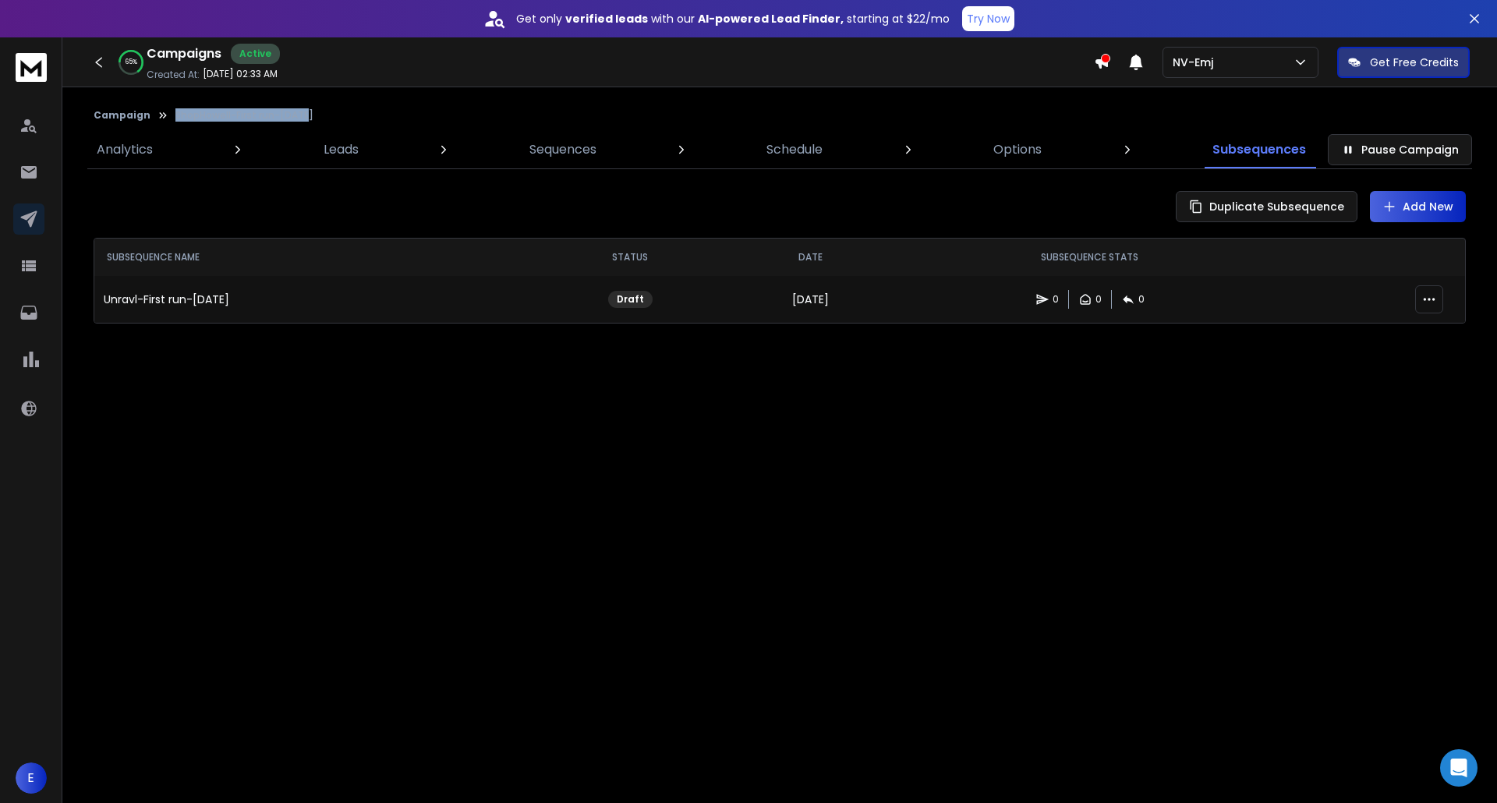
copy p "ShopHowell-First run-[DATE]"
click at [1031, 303] on div "0 0 0" at bounding box center [1090, 299] width 371 height 19
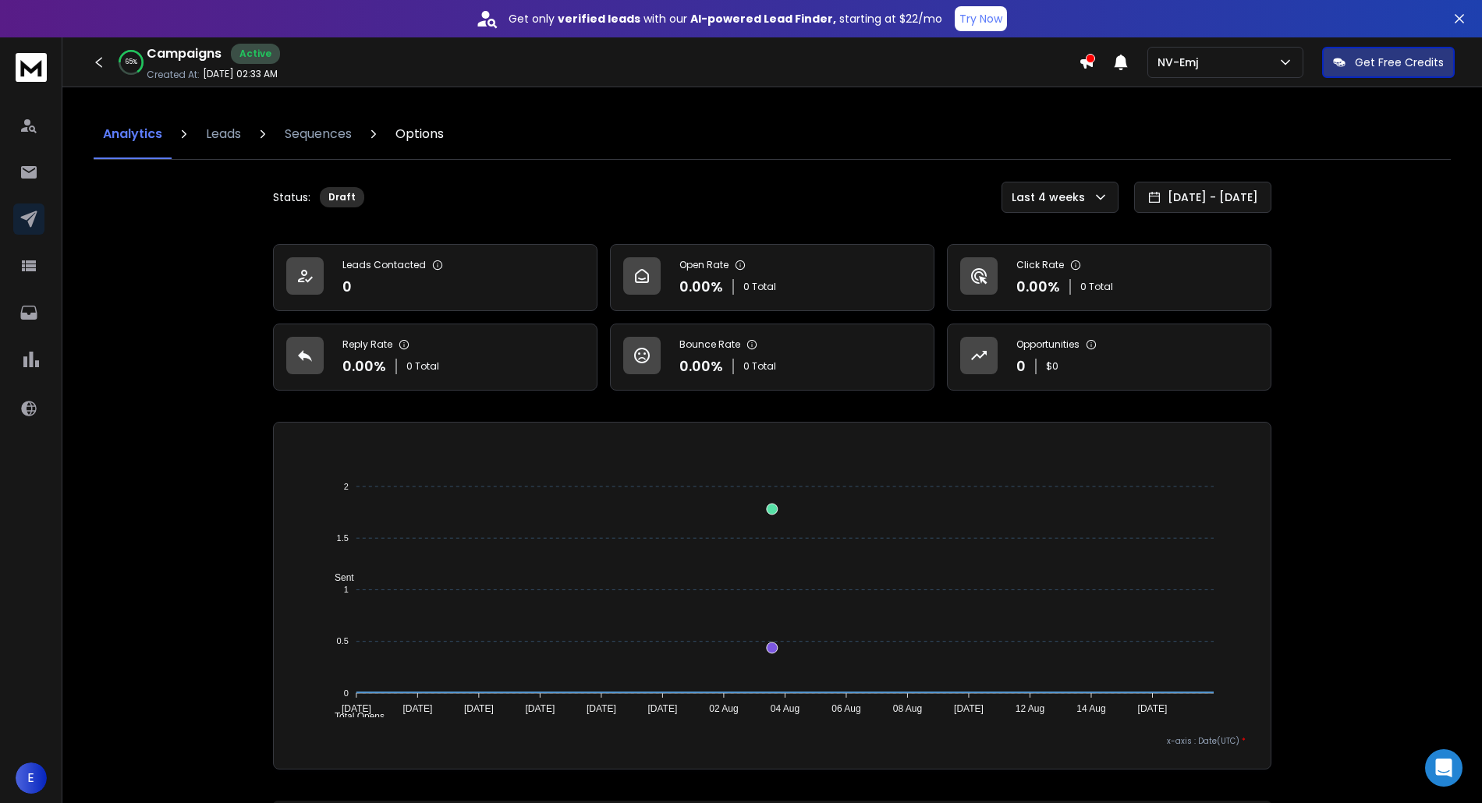
click at [412, 135] on p "Options" at bounding box center [419, 134] width 48 height 19
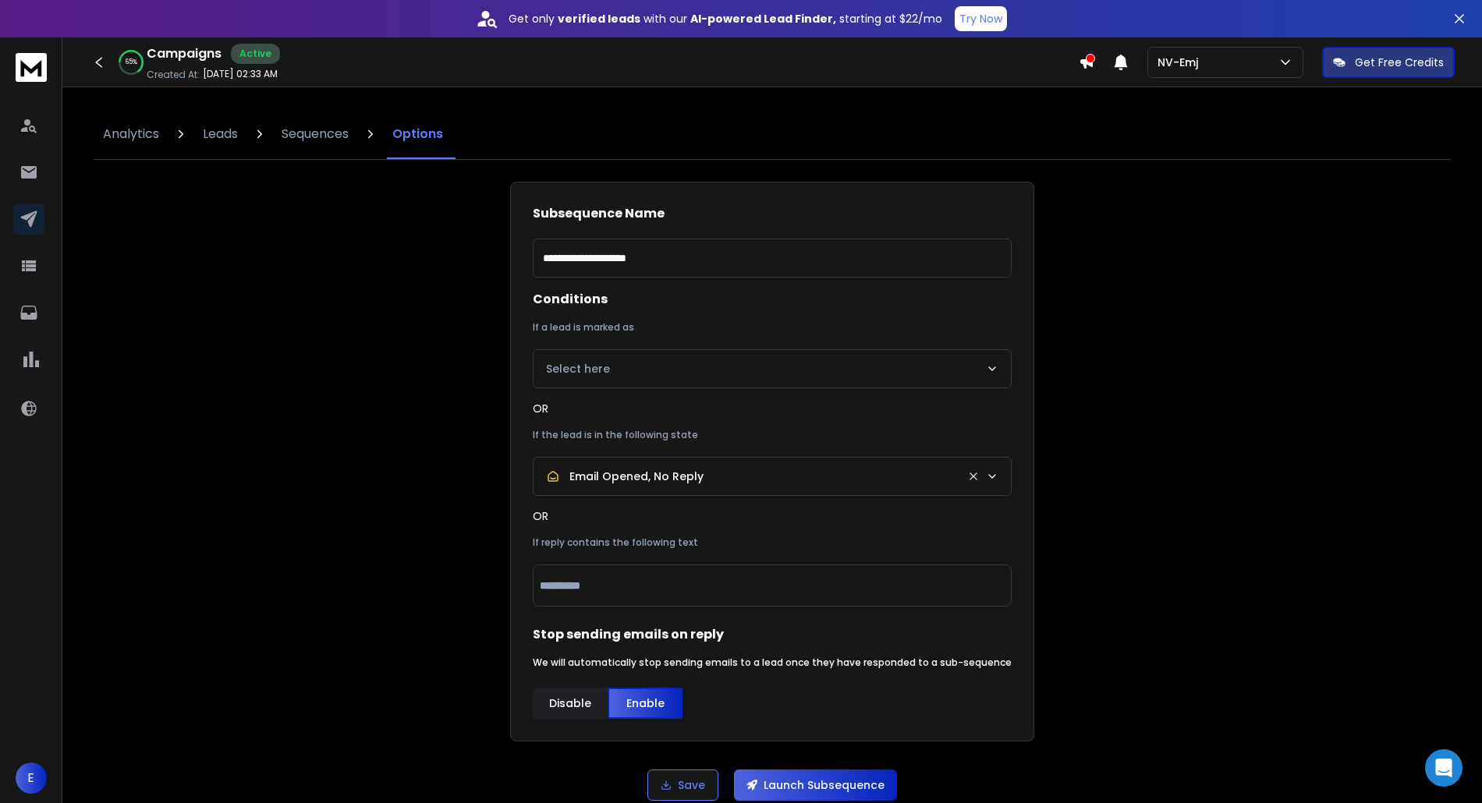
drag, startPoint x: 774, startPoint y: 260, endPoint x: 519, endPoint y: 260, distance: 255.0
click at [519, 260] on section "**********" at bounding box center [772, 462] width 524 height 560
paste input "*****"
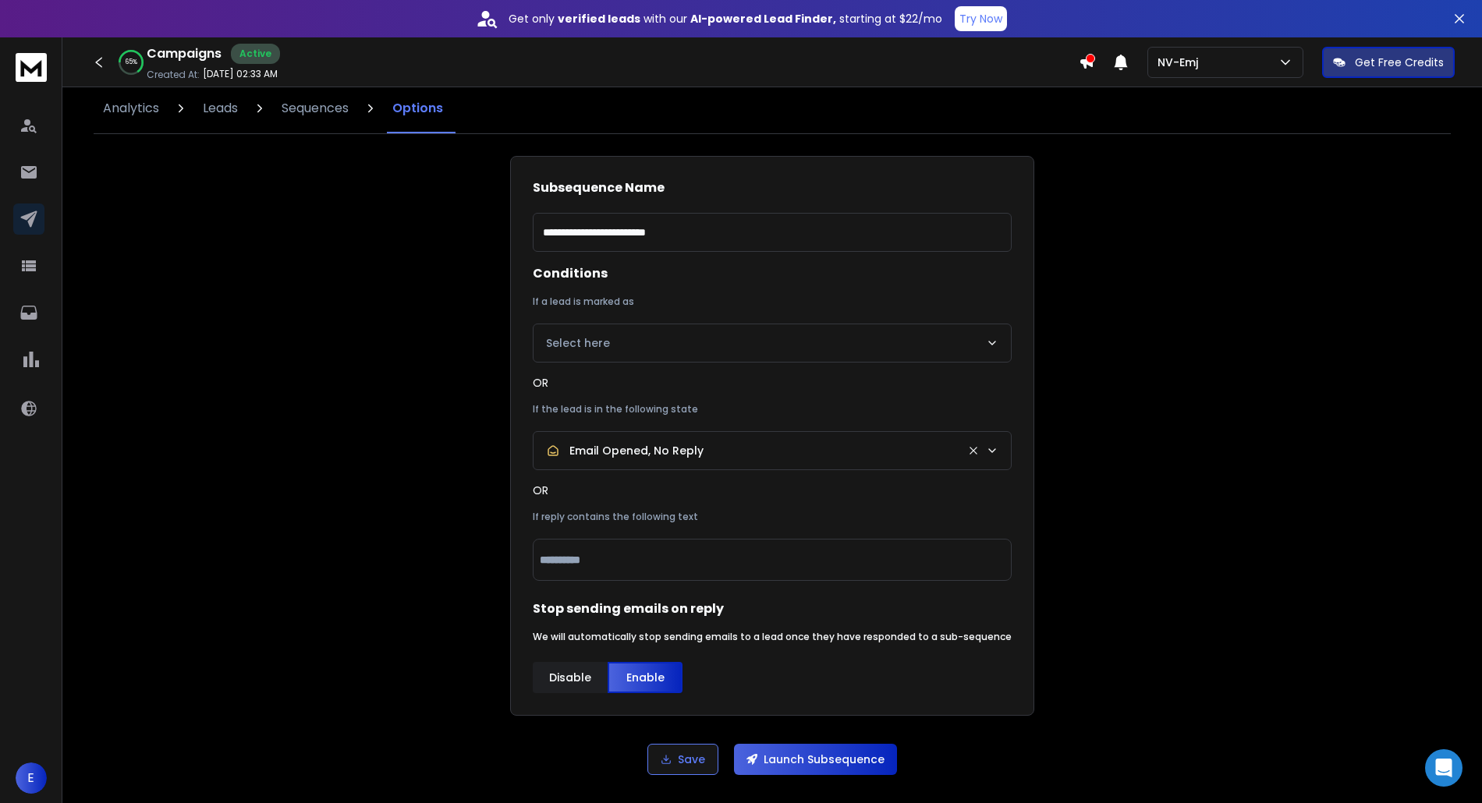
scroll to position [44, 0]
type input "**********"
click at [821, 763] on button "Launch Subsequence" at bounding box center [815, 759] width 163 height 31
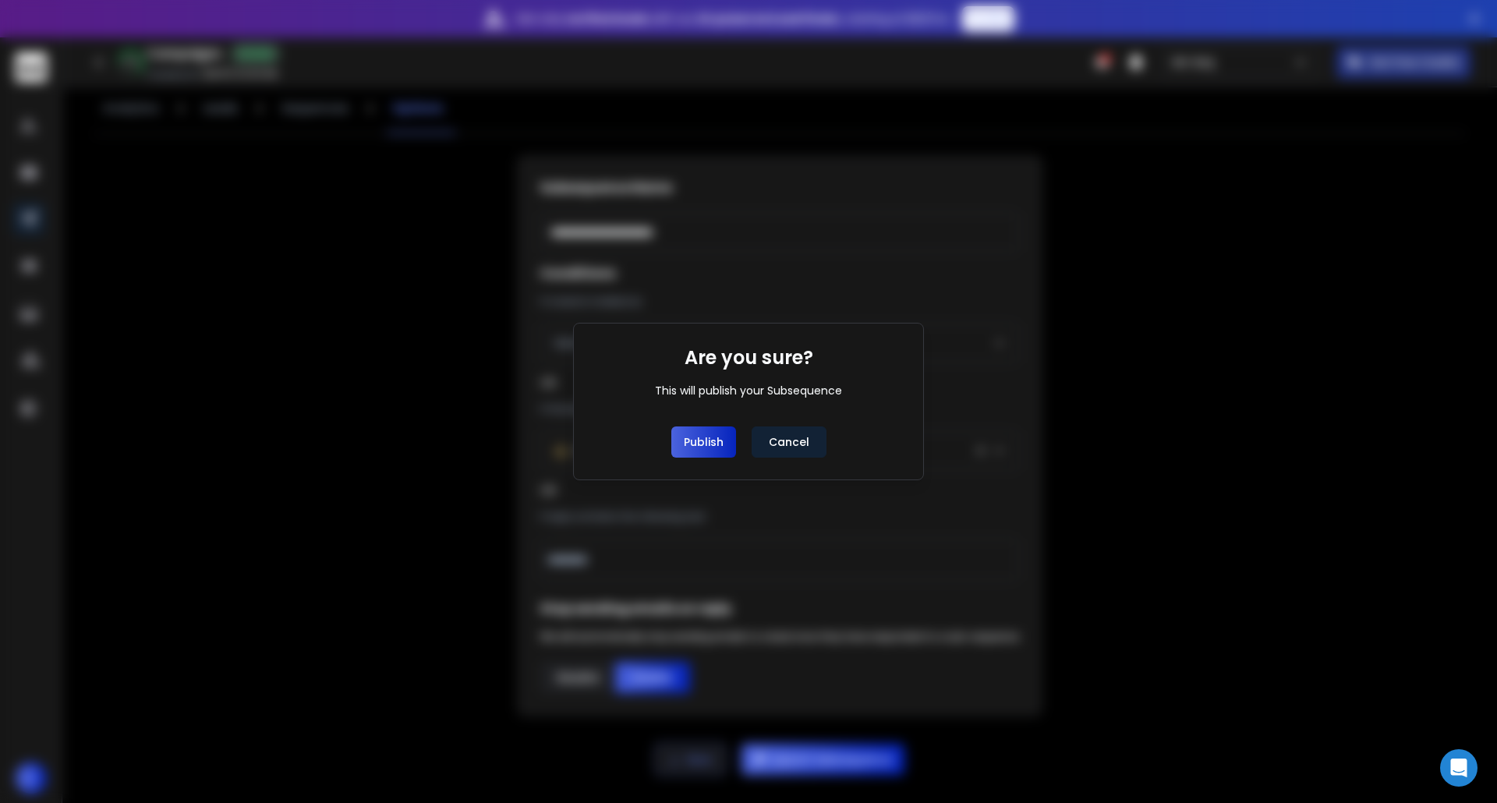
click at [697, 438] on button "Publish" at bounding box center [703, 442] width 65 height 31
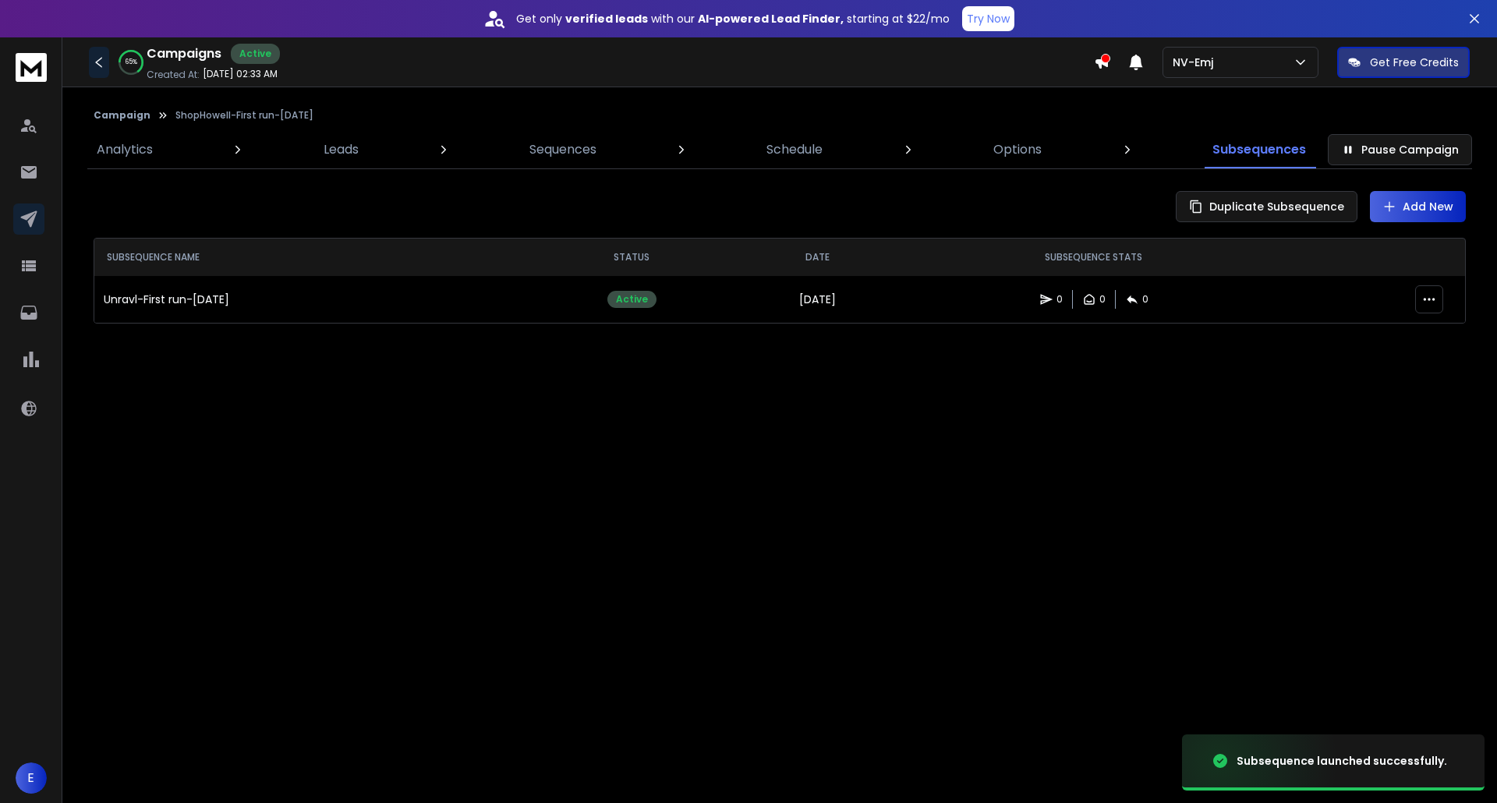
click at [103, 69] on icon at bounding box center [99, 62] width 14 height 14
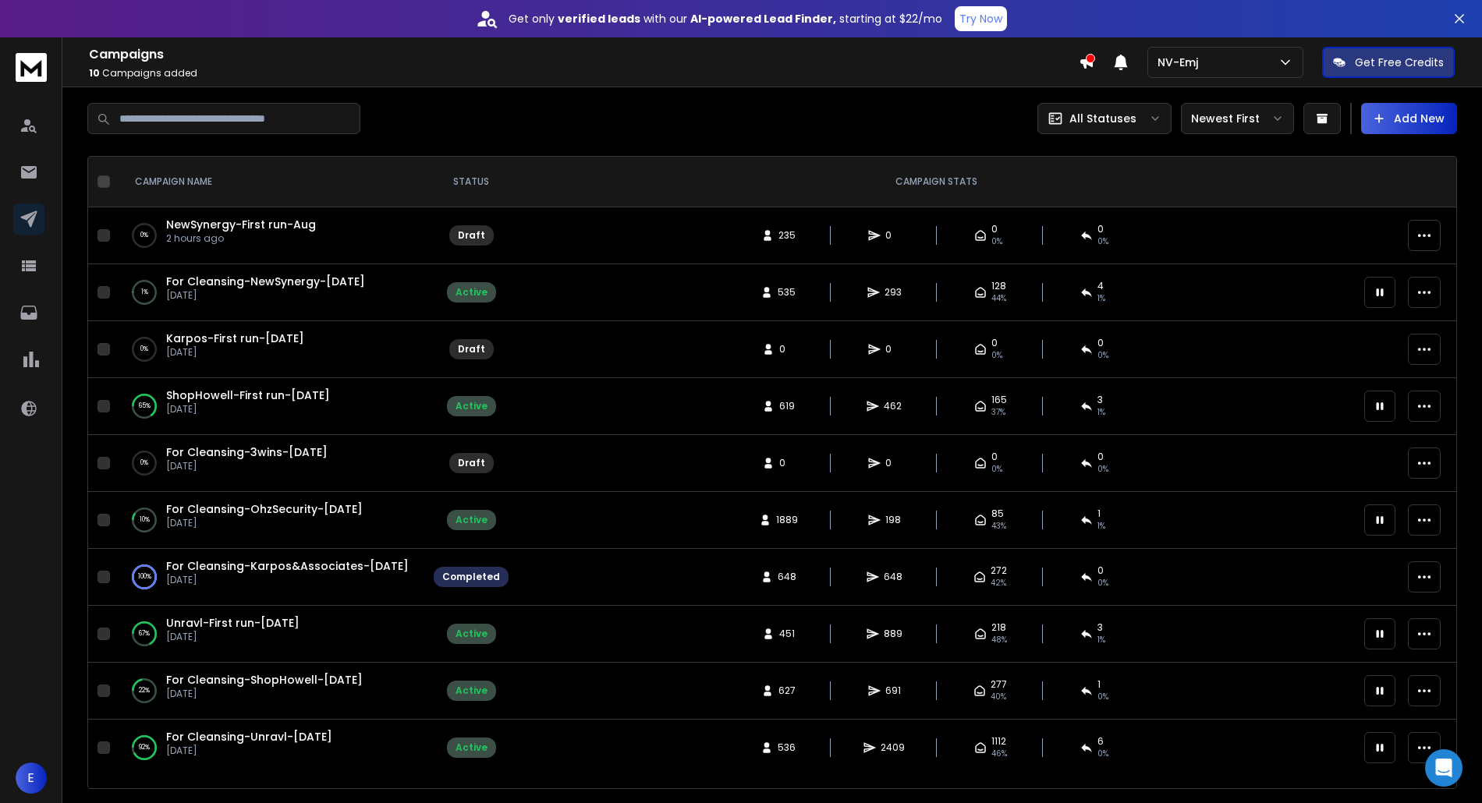
scroll to position [4, 0]
click at [344, 282] on span "For Cleansing-NewSynergy-[DATE]" at bounding box center [265, 280] width 199 height 16
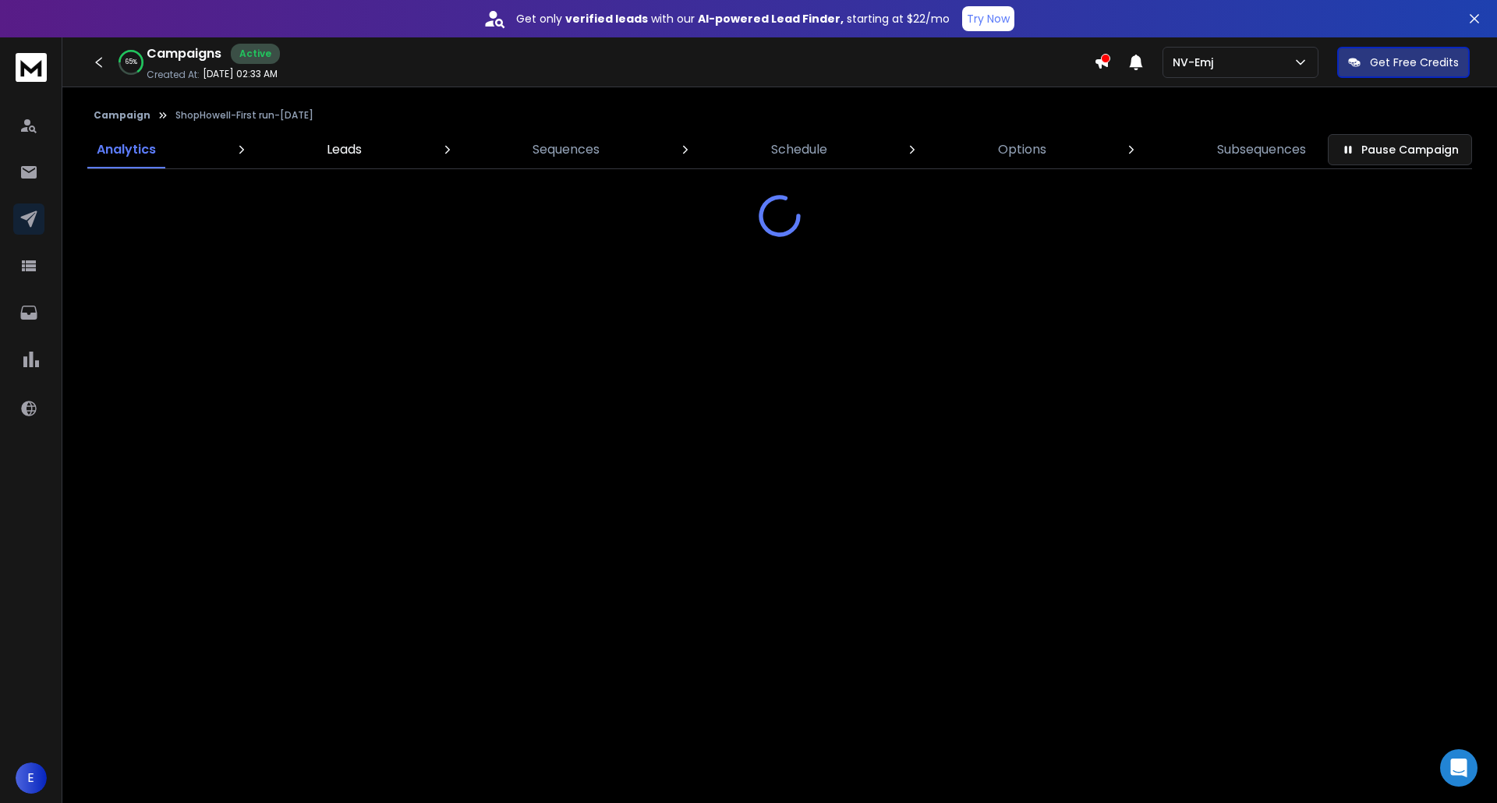
click at [359, 154] on p "Leads" at bounding box center [344, 149] width 35 height 19
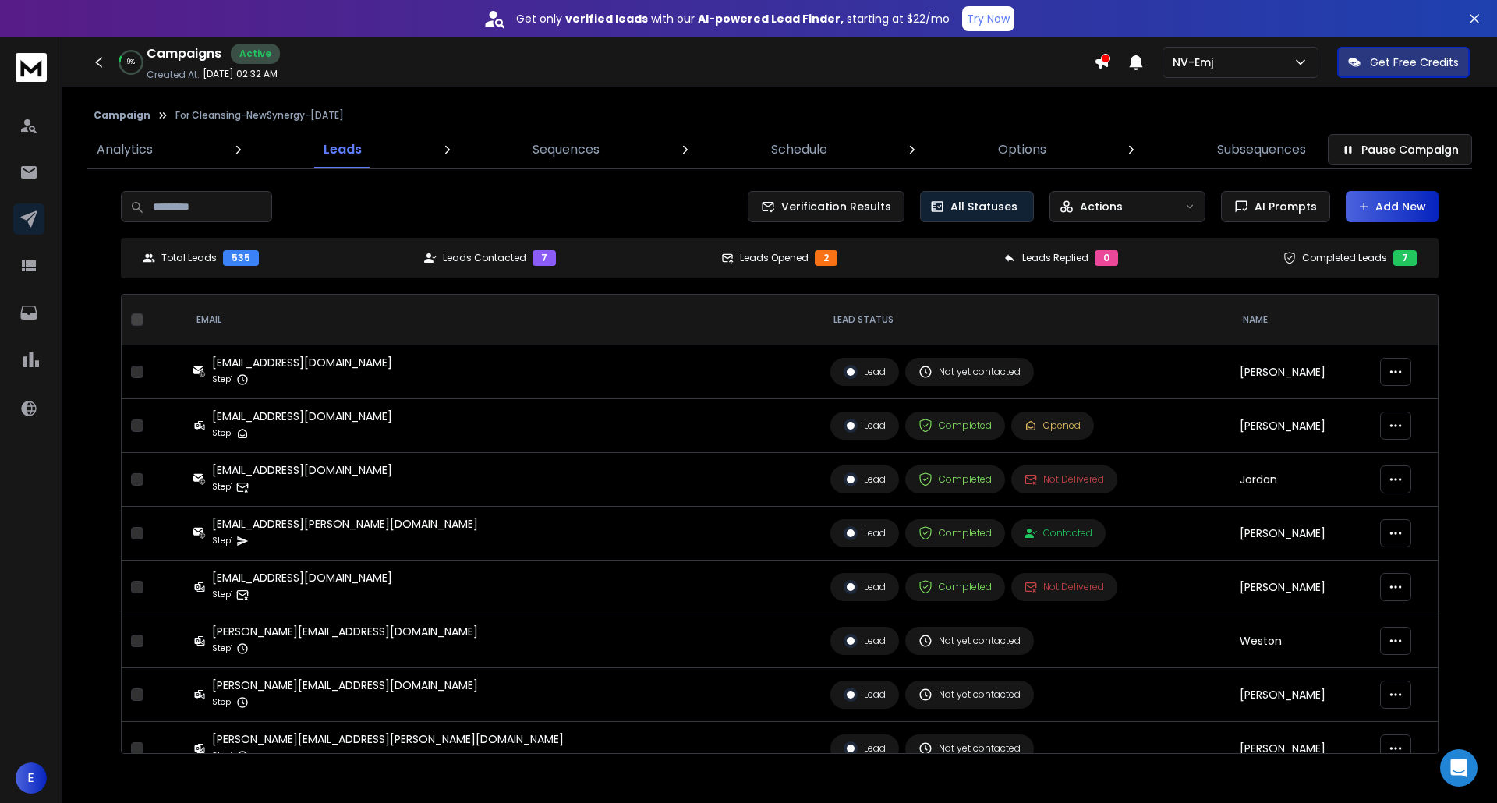
click at [995, 207] on p "All Statuses" at bounding box center [984, 207] width 67 height 16
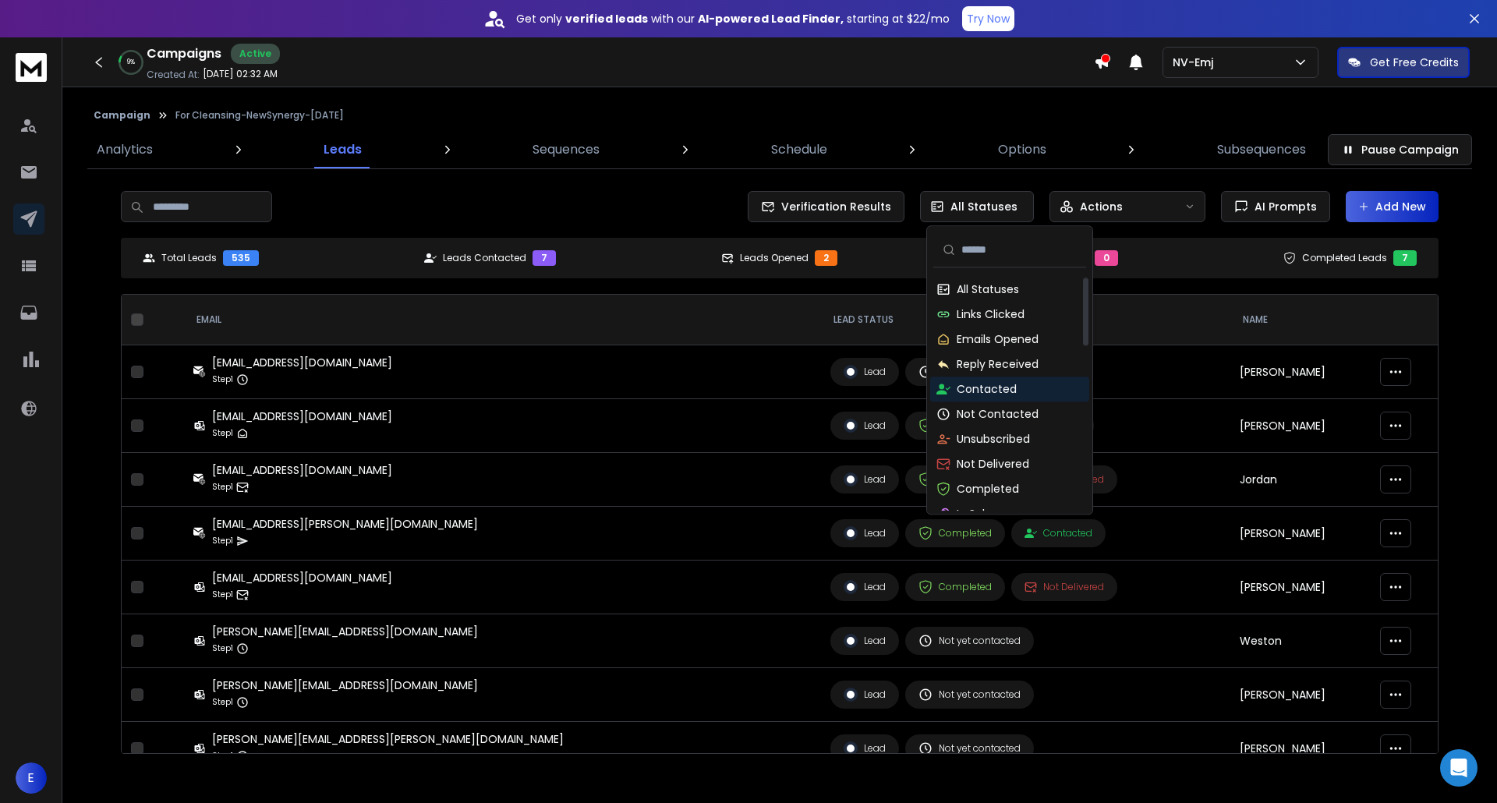
click at [990, 382] on p "Contacted" at bounding box center [987, 389] width 60 height 16
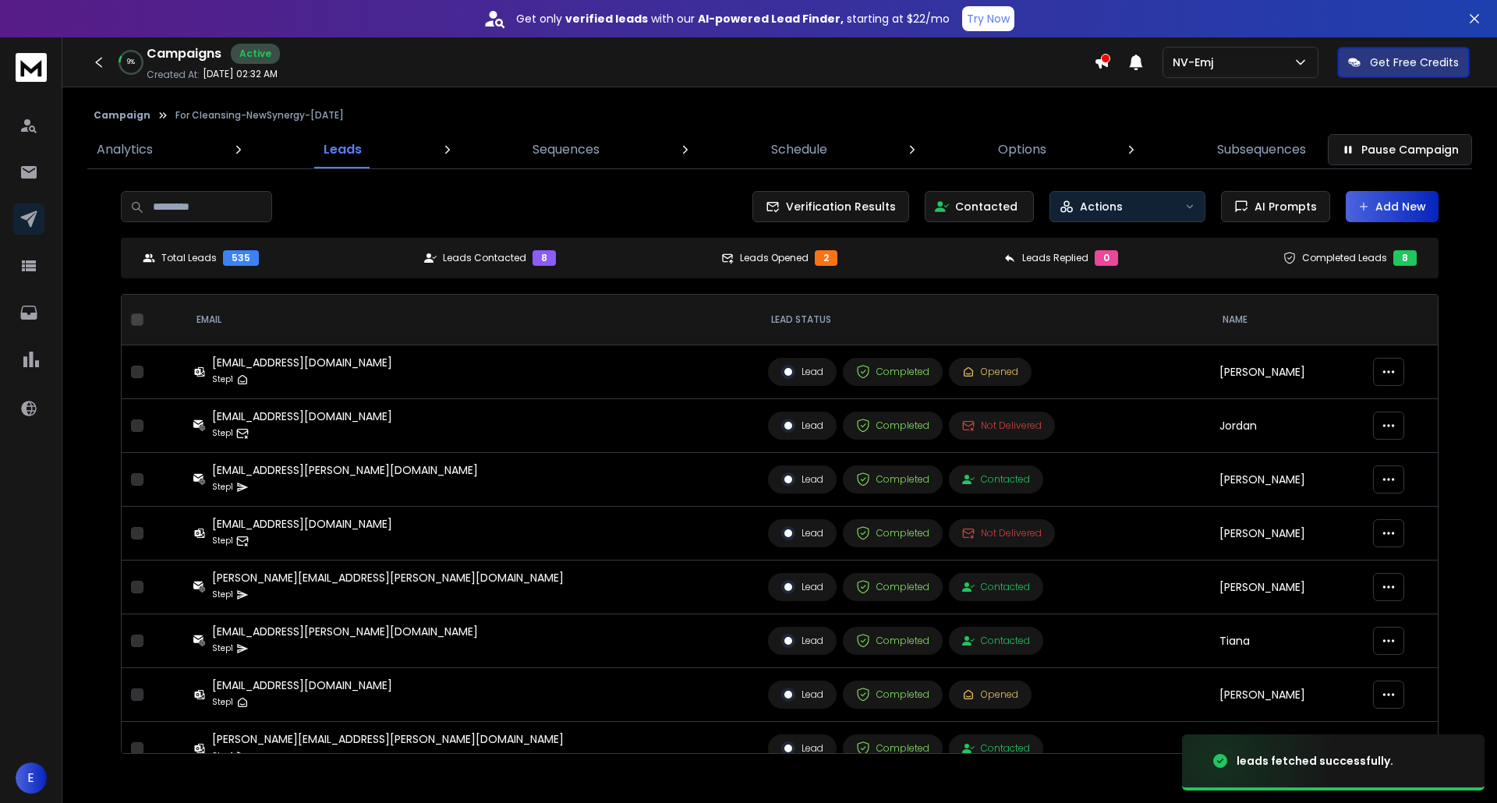
click at [1155, 207] on div "Actions" at bounding box center [1119, 207] width 119 height 16
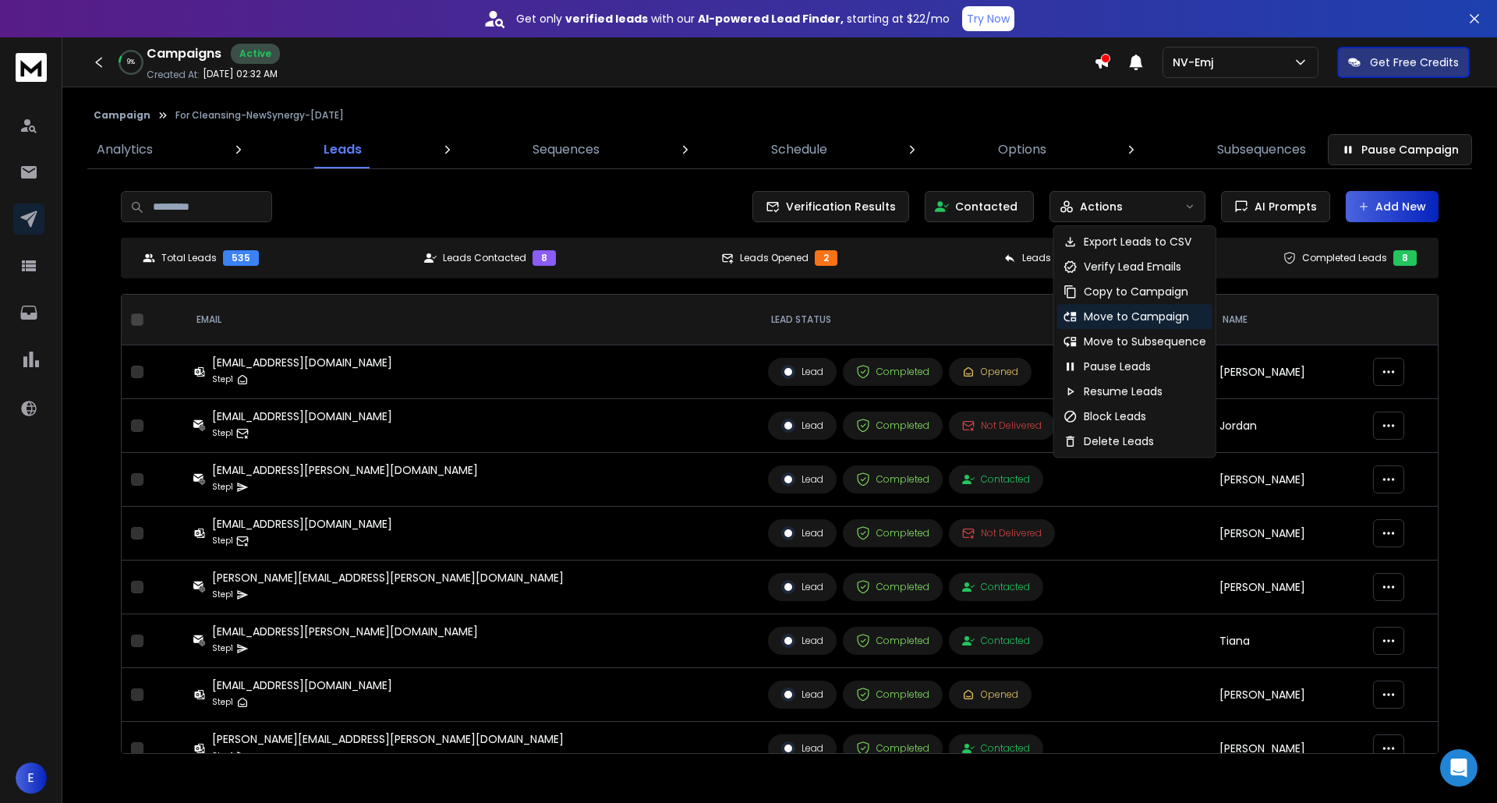
click at [1127, 317] on p "Move to Campaign" at bounding box center [1136, 317] width 105 height 16
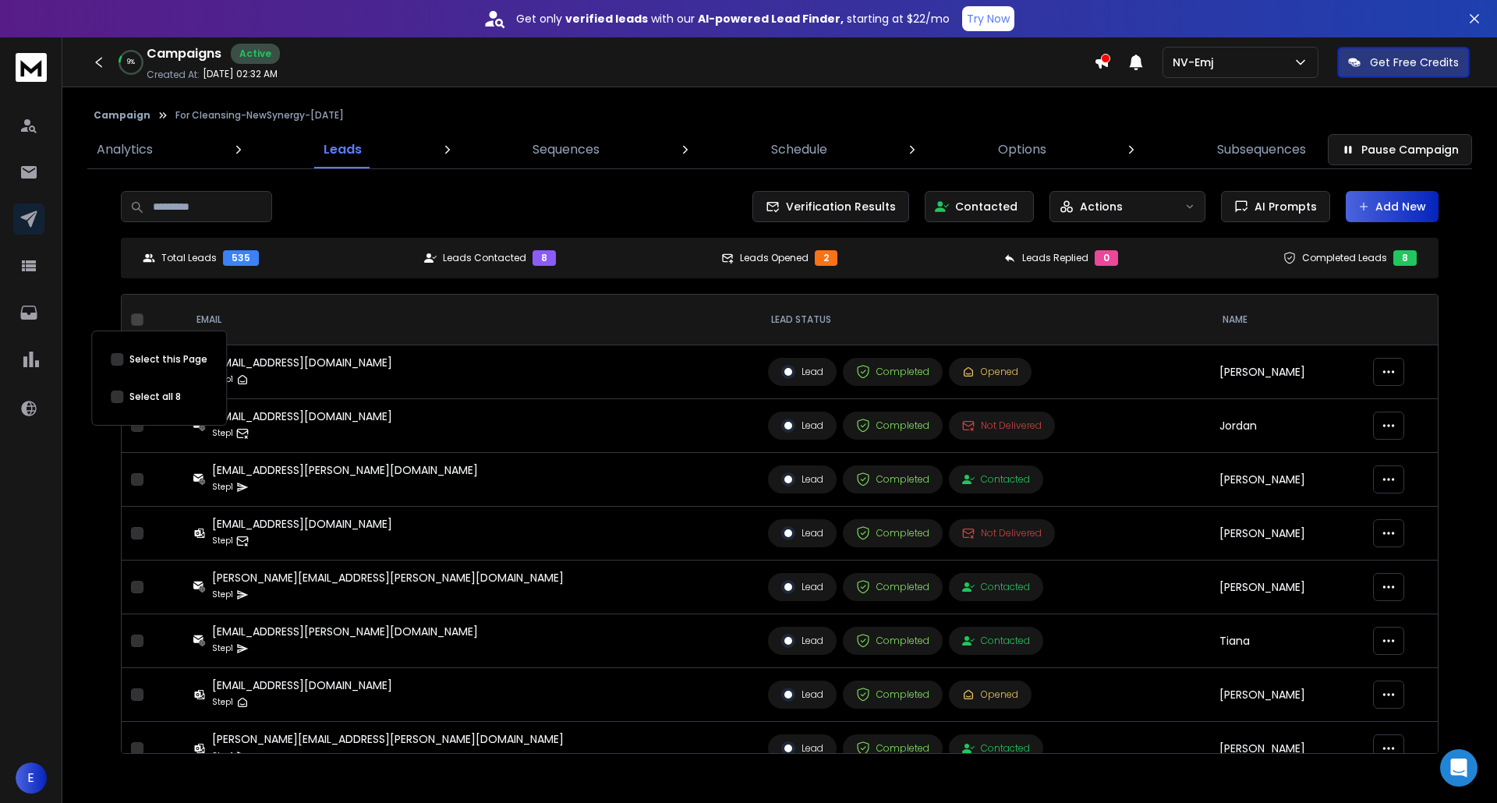
click at [117, 399] on button "Select this Page" at bounding box center [117, 397] width 12 height 12
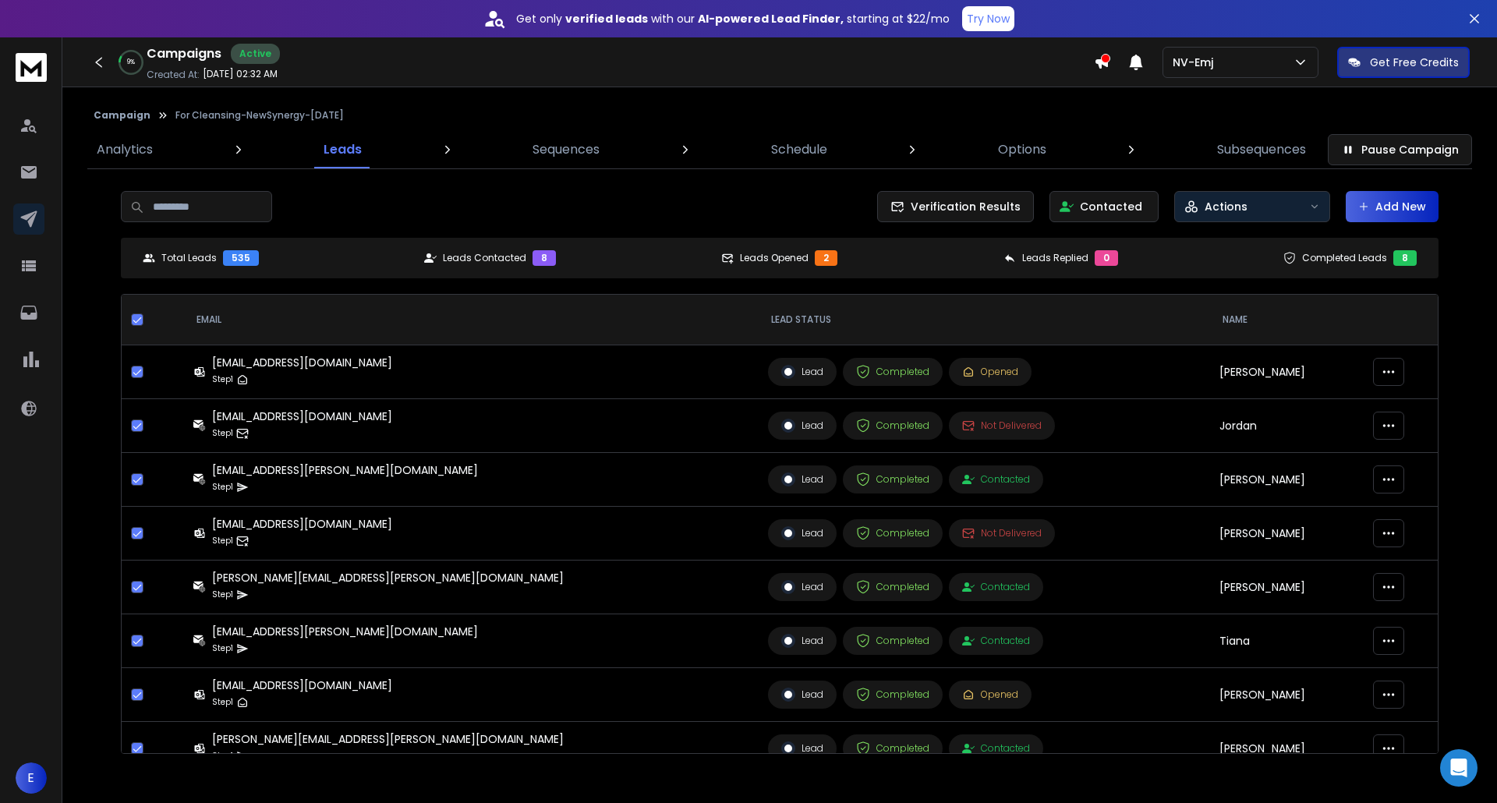
click at [1234, 198] on button "Actions" at bounding box center [1253, 206] width 156 height 31
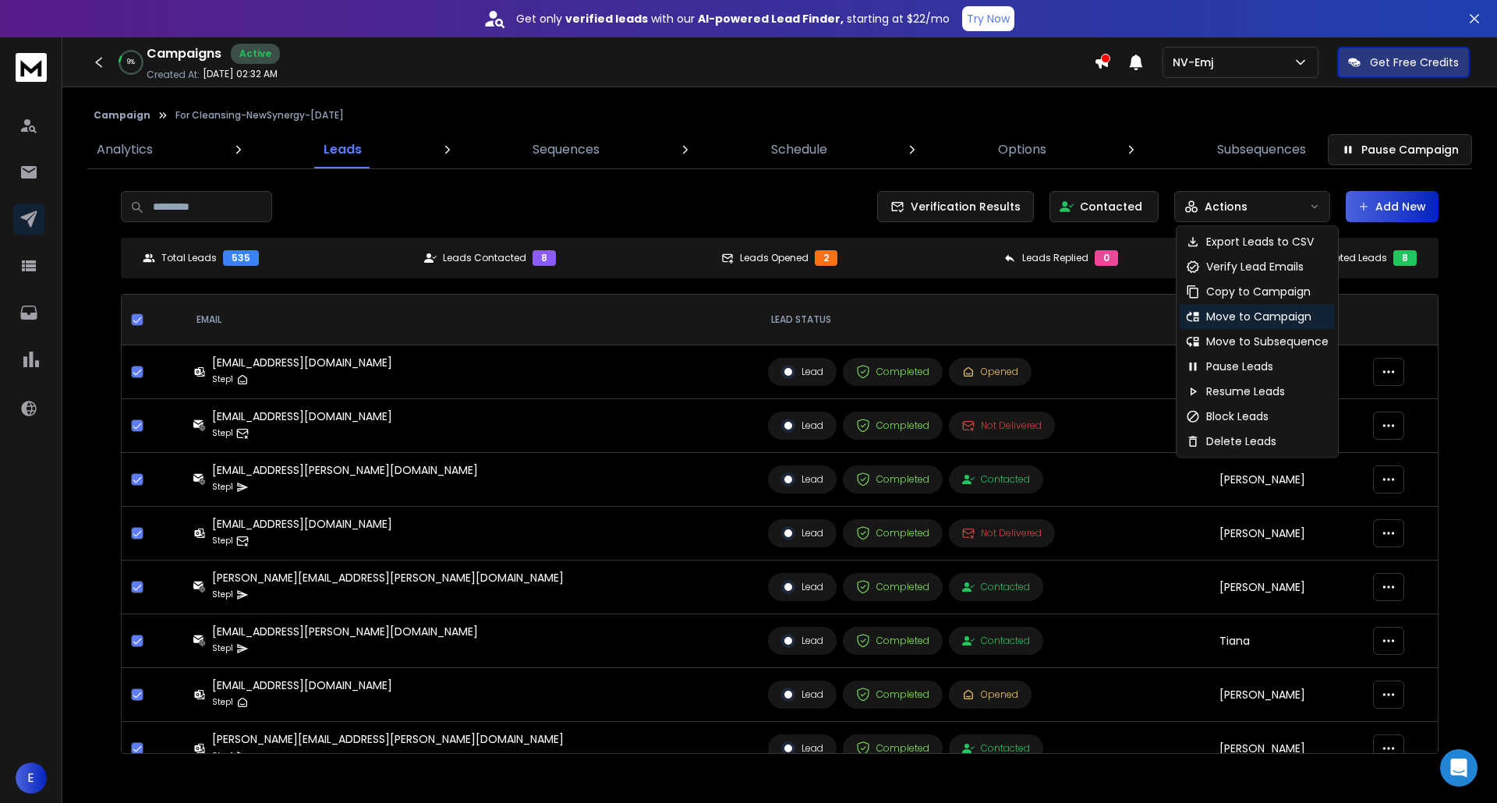
click at [1240, 312] on p "Move to Campaign" at bounding box center [1259, 317] width 105 height 16
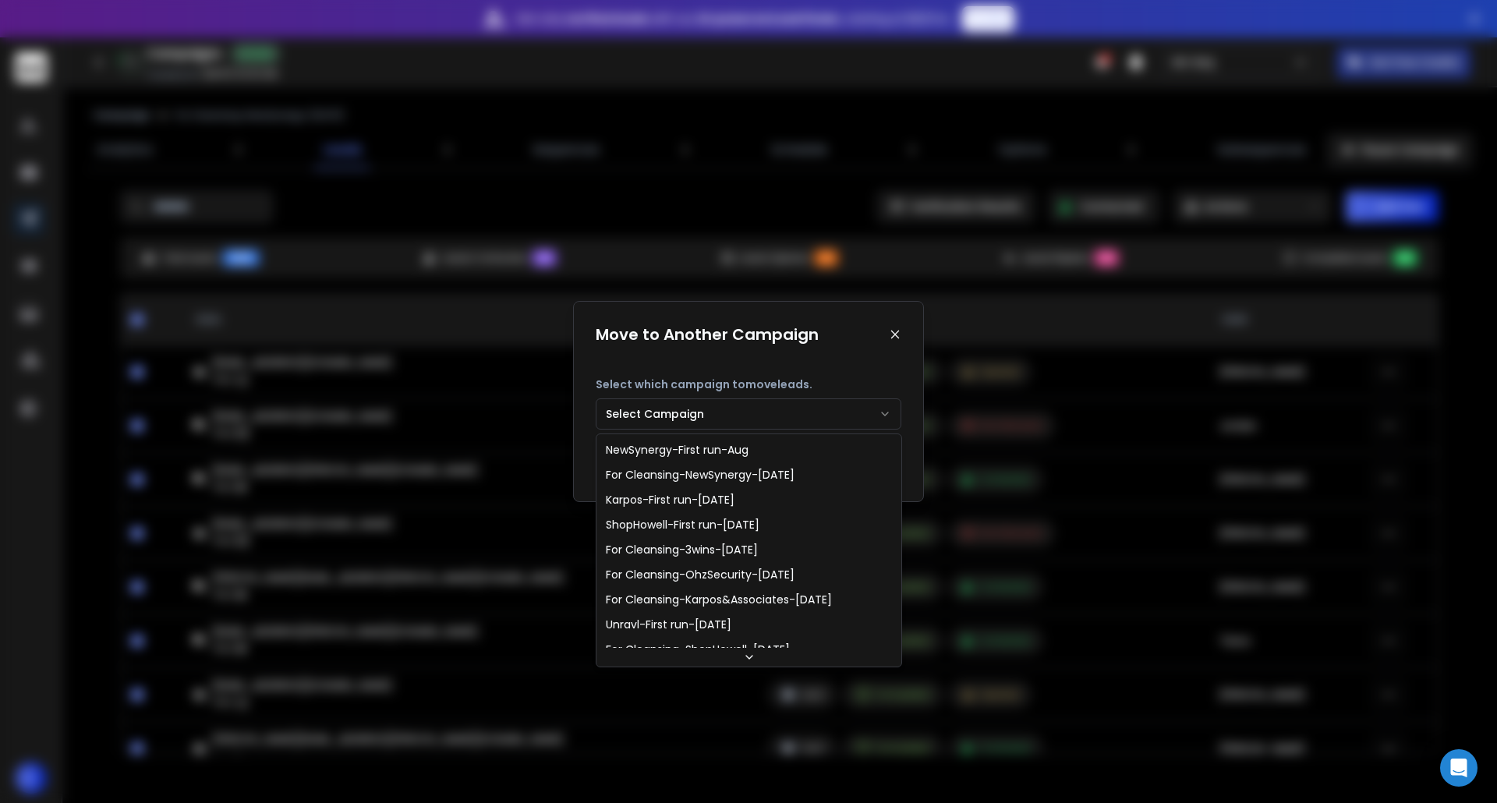
click at [732, 412] on button "Select Campaign" at bounding box center [749, 414] width 306 height 31
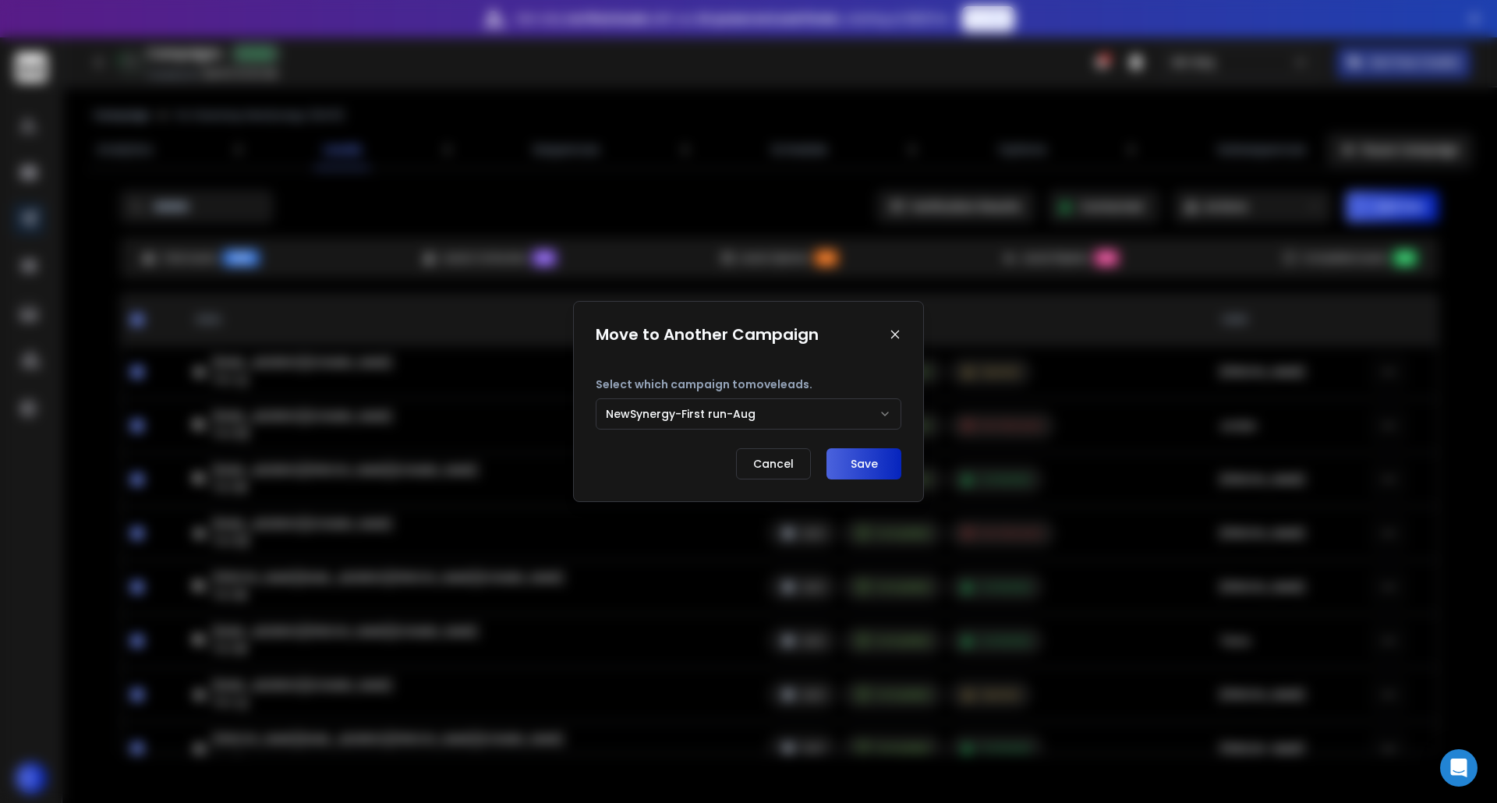
click at [870, 463] on button "Save" at bounding box center [864, 463] width 75 height 31
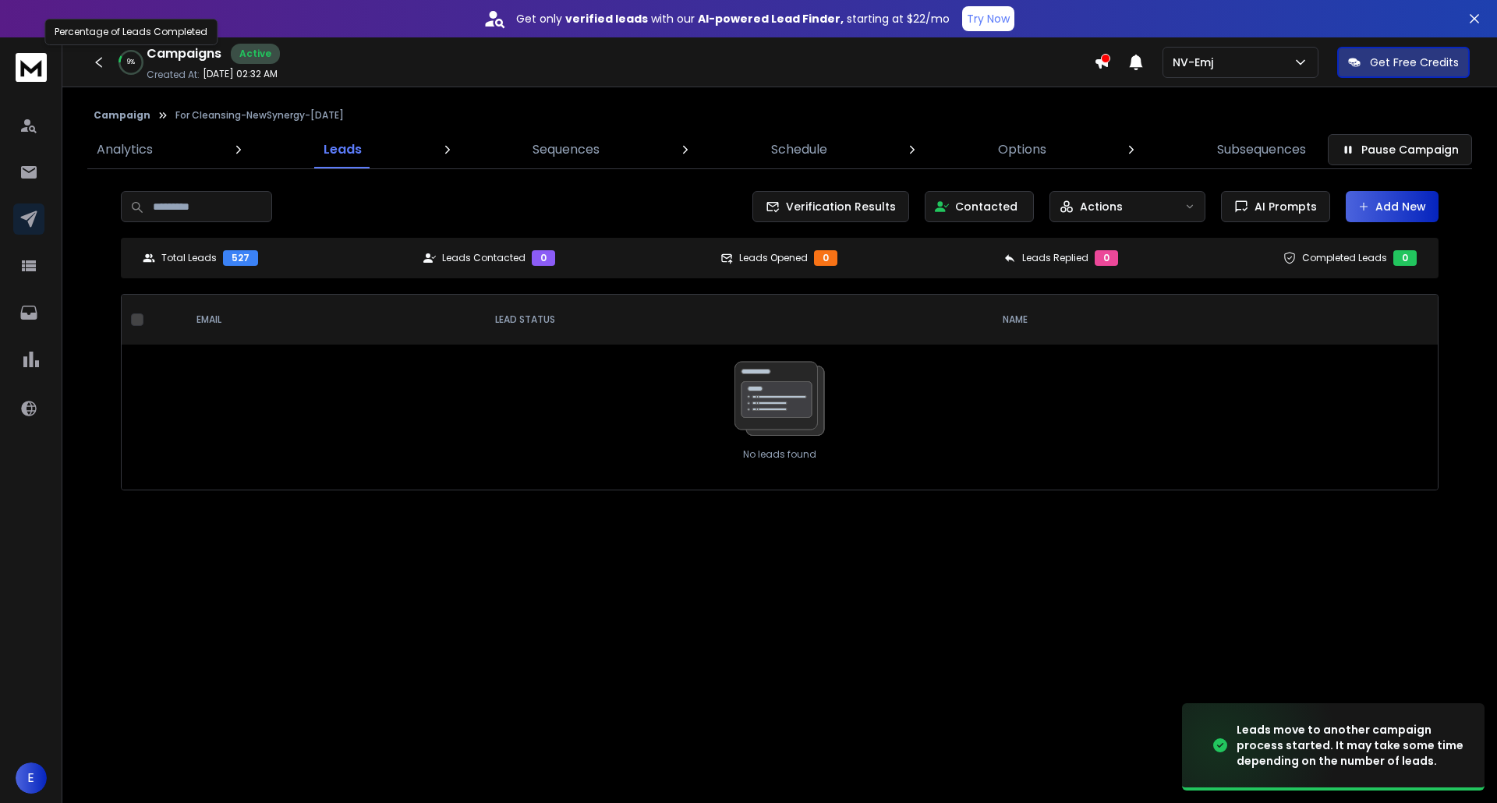
click at [125, 66] on div "9 %" at bounding box center [131, 62] width 25 height 25
click at [103, 55] on icon at bounding box center [99, 62] width 14 height 14
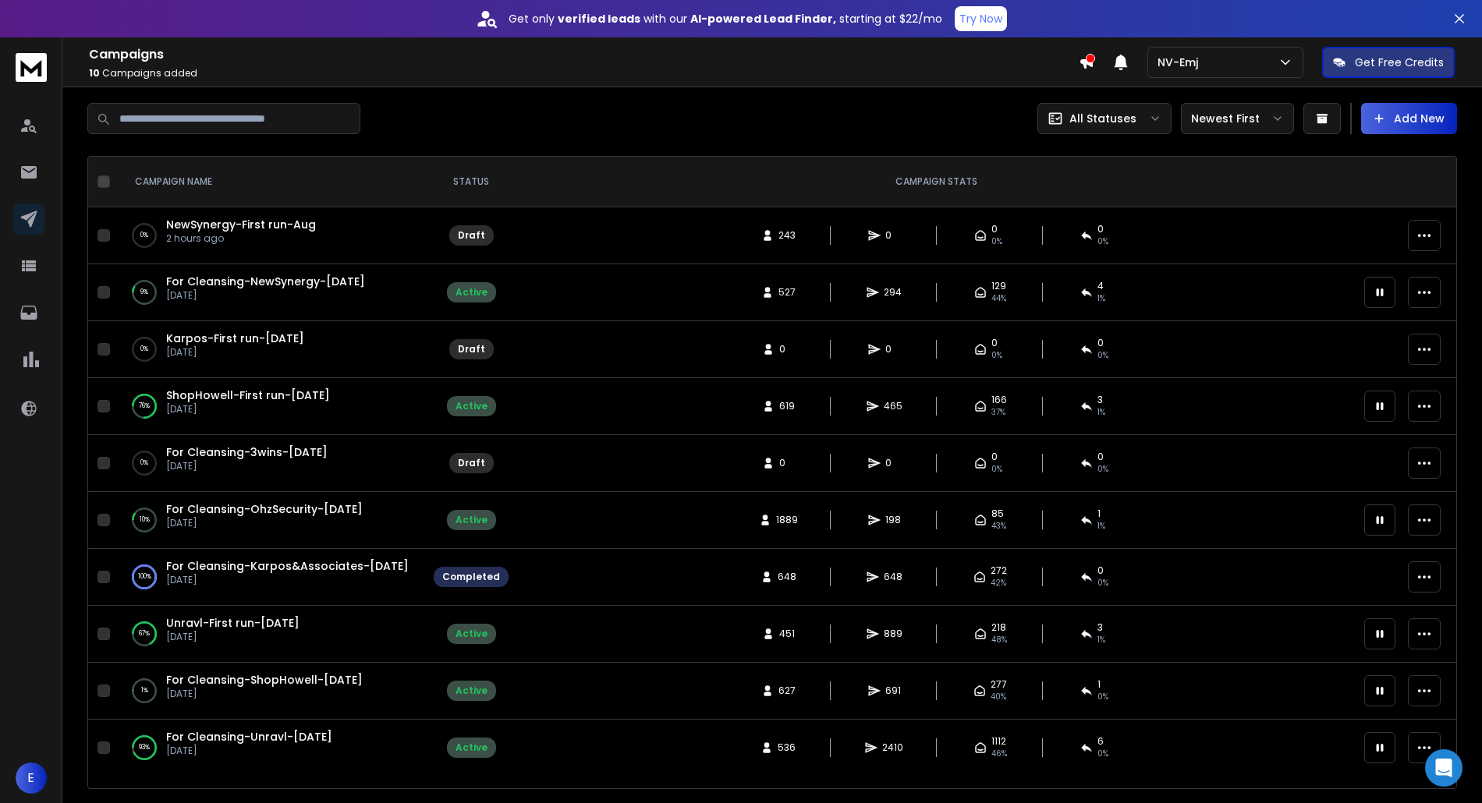
click at [259, 220] on span "NewSynergy-First run-Aug" at bounding box center [241, 225] width 150 height 16
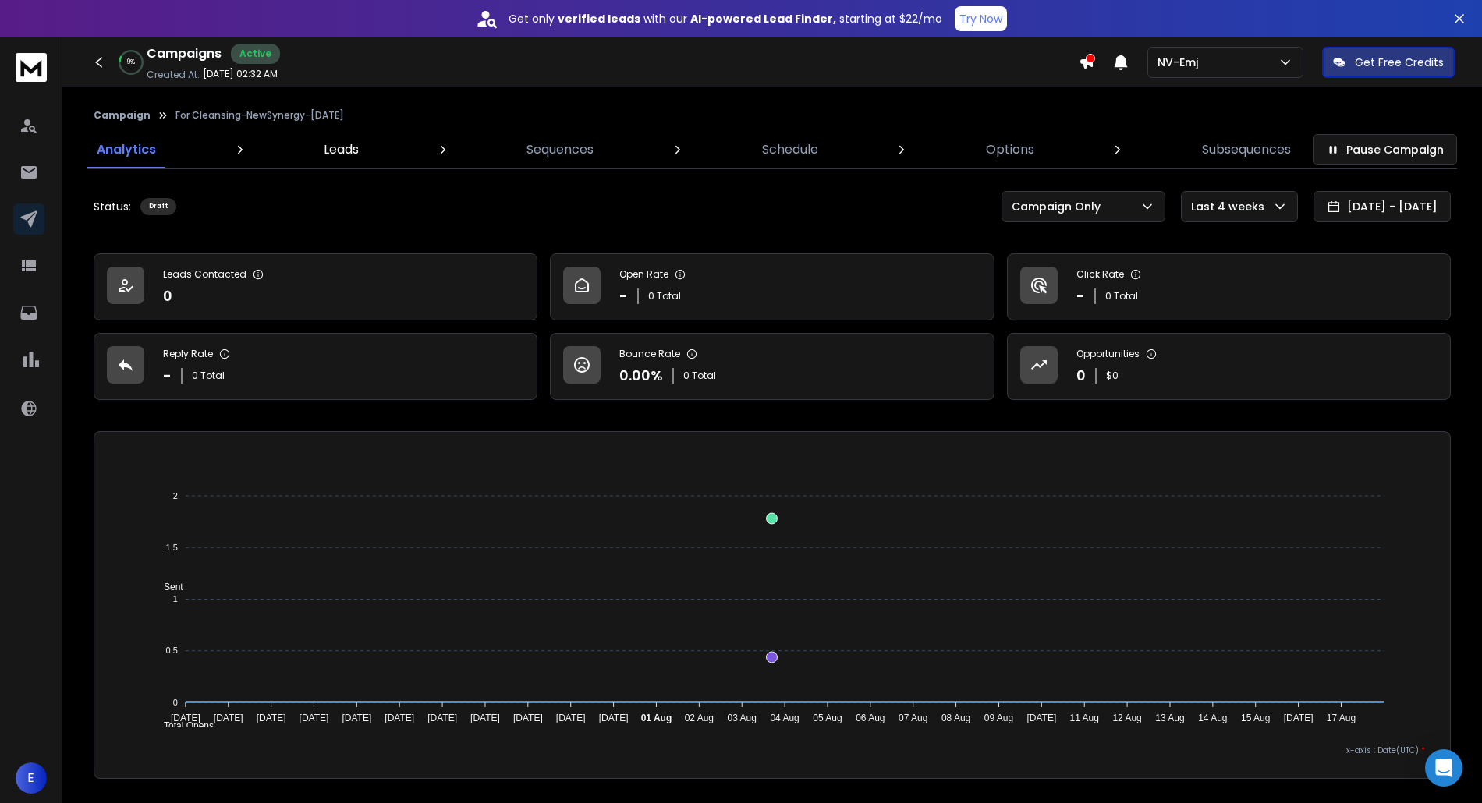
click at [353, 150] on p "Leads" at bounding box center [341, 149] width 35 height 19
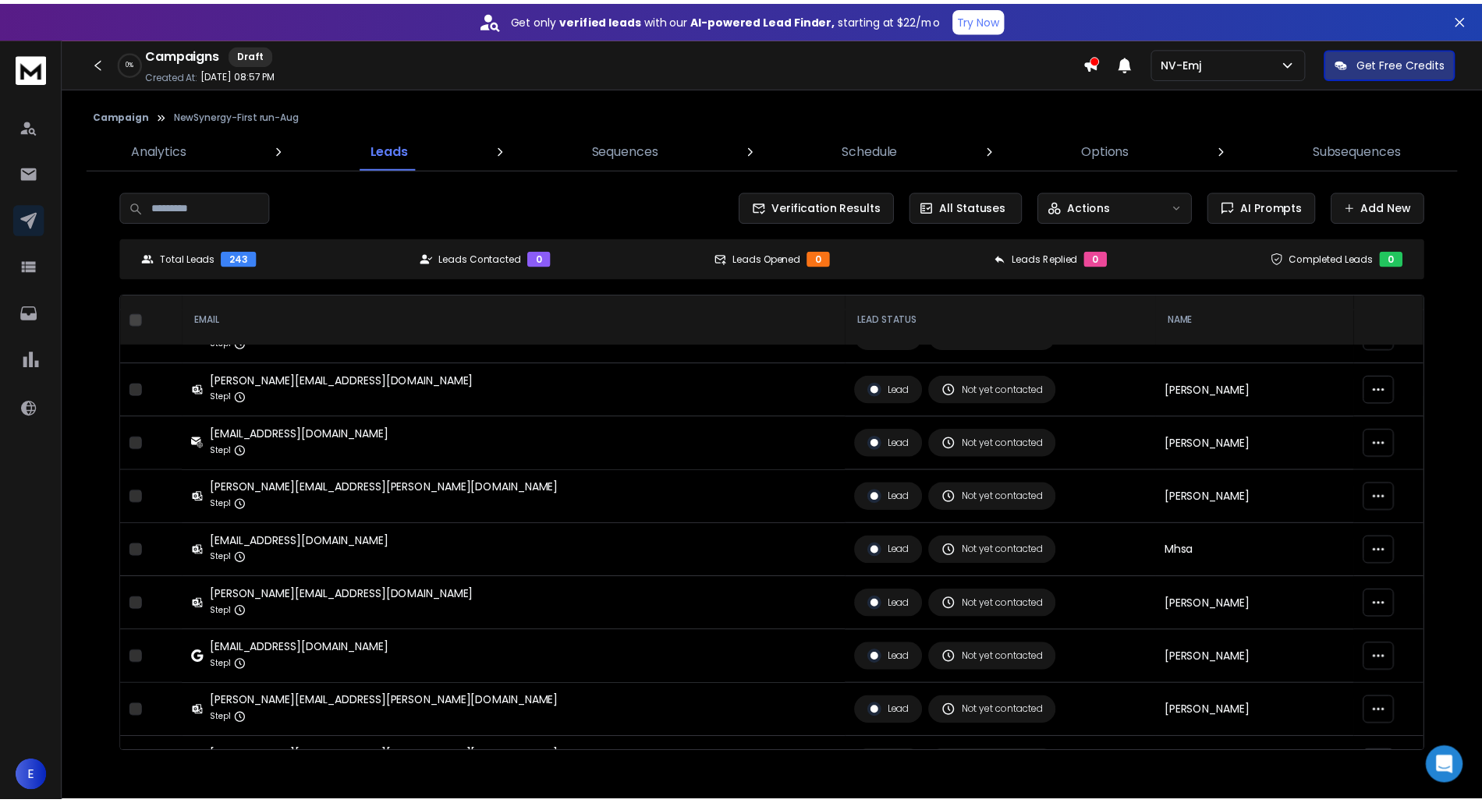
scroll to position [4699, 0]
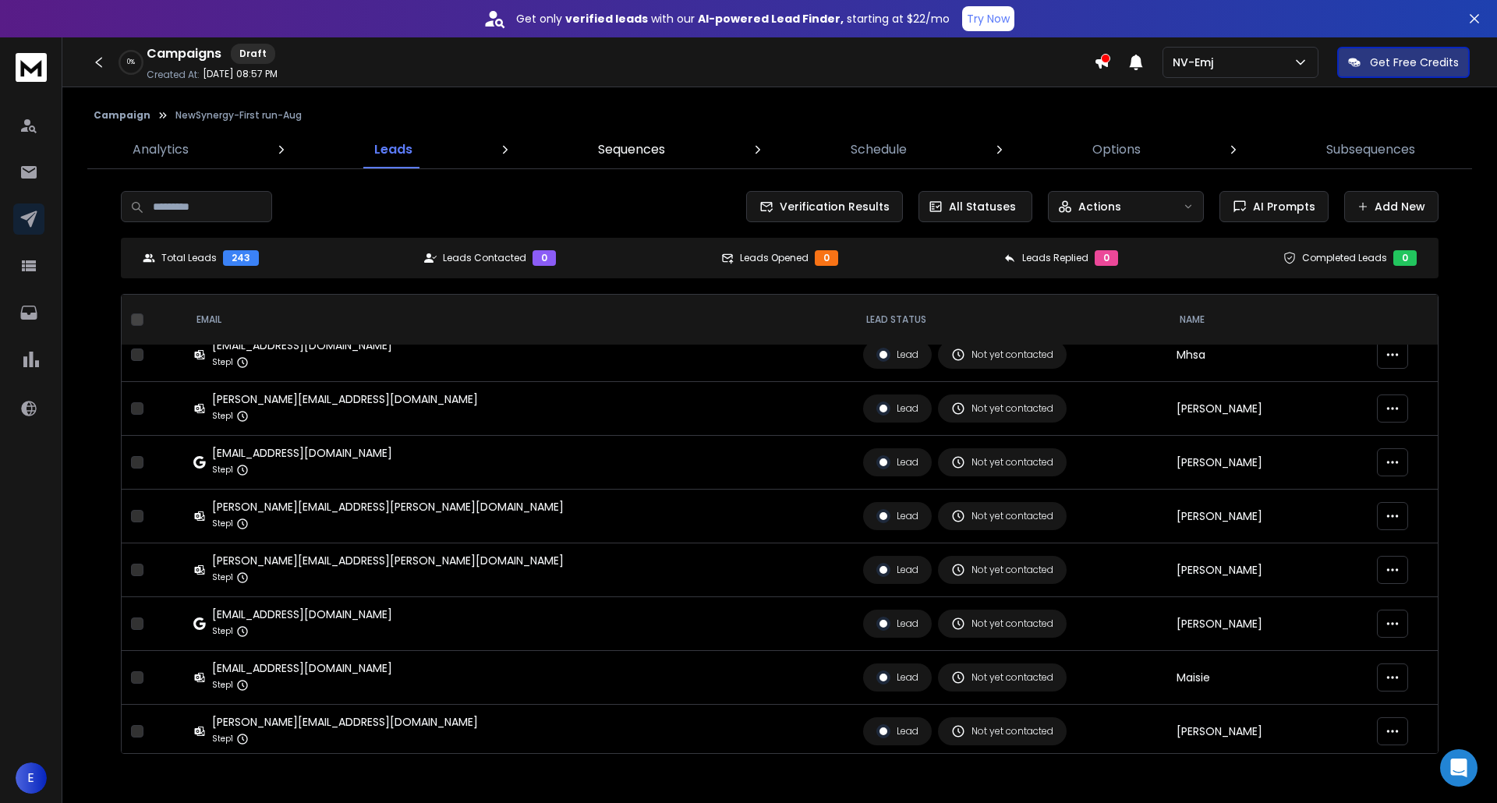
click at [615, 150] on p "Sequences" at bounding box center [631, 149] width 67 height 19
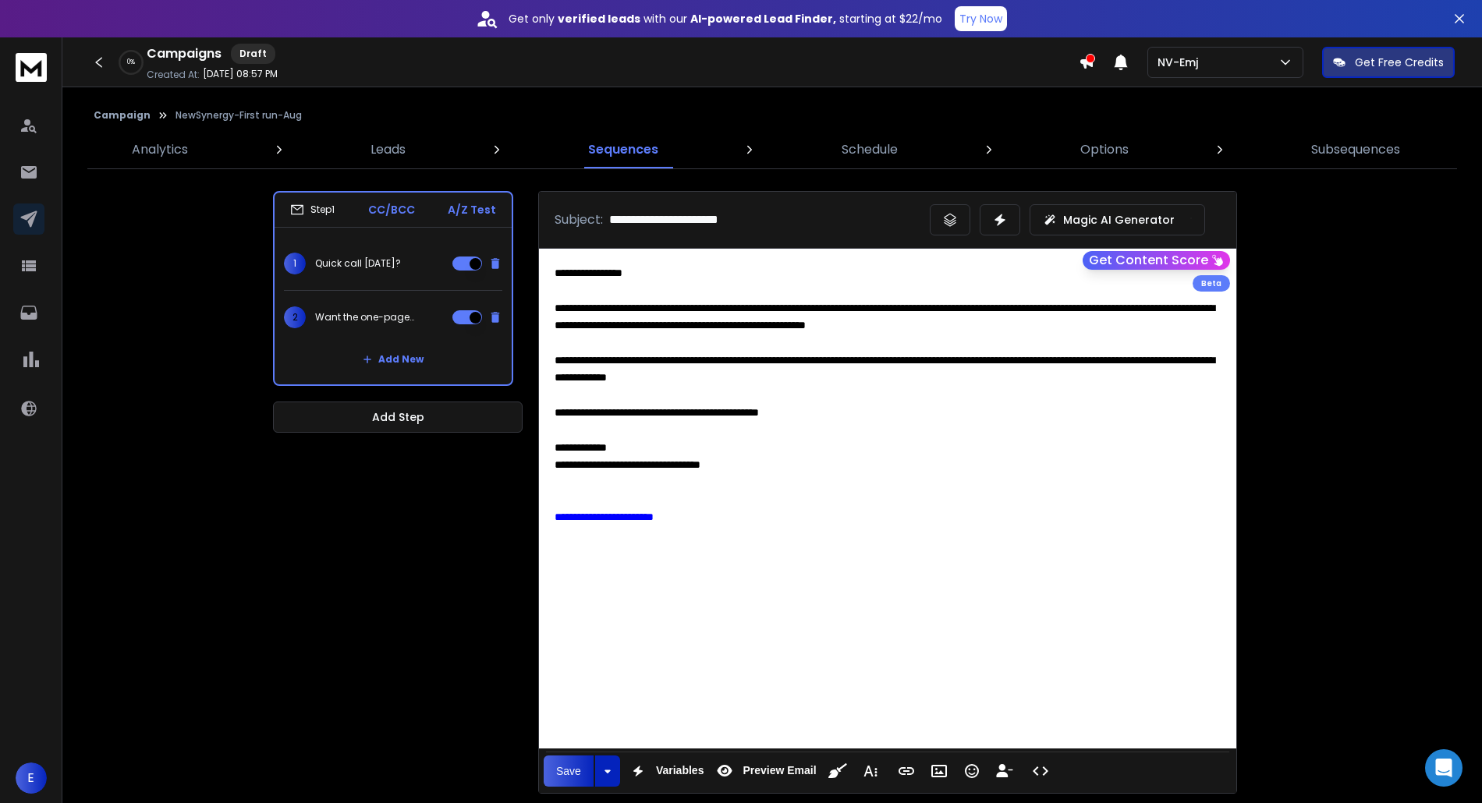
click at [343, 257] on p "Quick call [DATE]?" at bounding box center [358, 263] width 86 height 12
click at [781, 766] on span "Preview Email" at bounding box center [779, 770] width 80 height 13
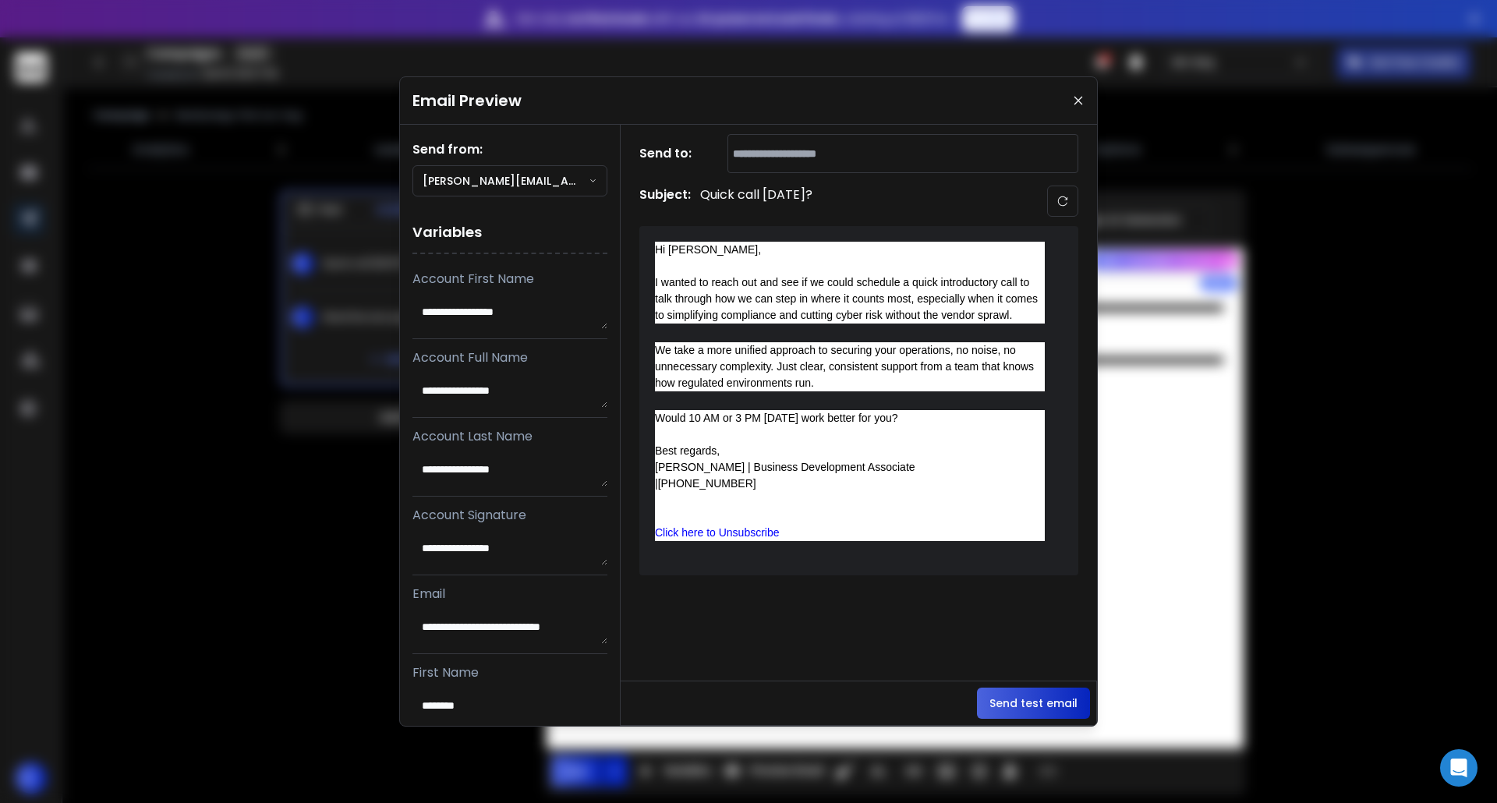
click at [1080, 105] on icon at bounding box center [1078, 100] width 12 height 12
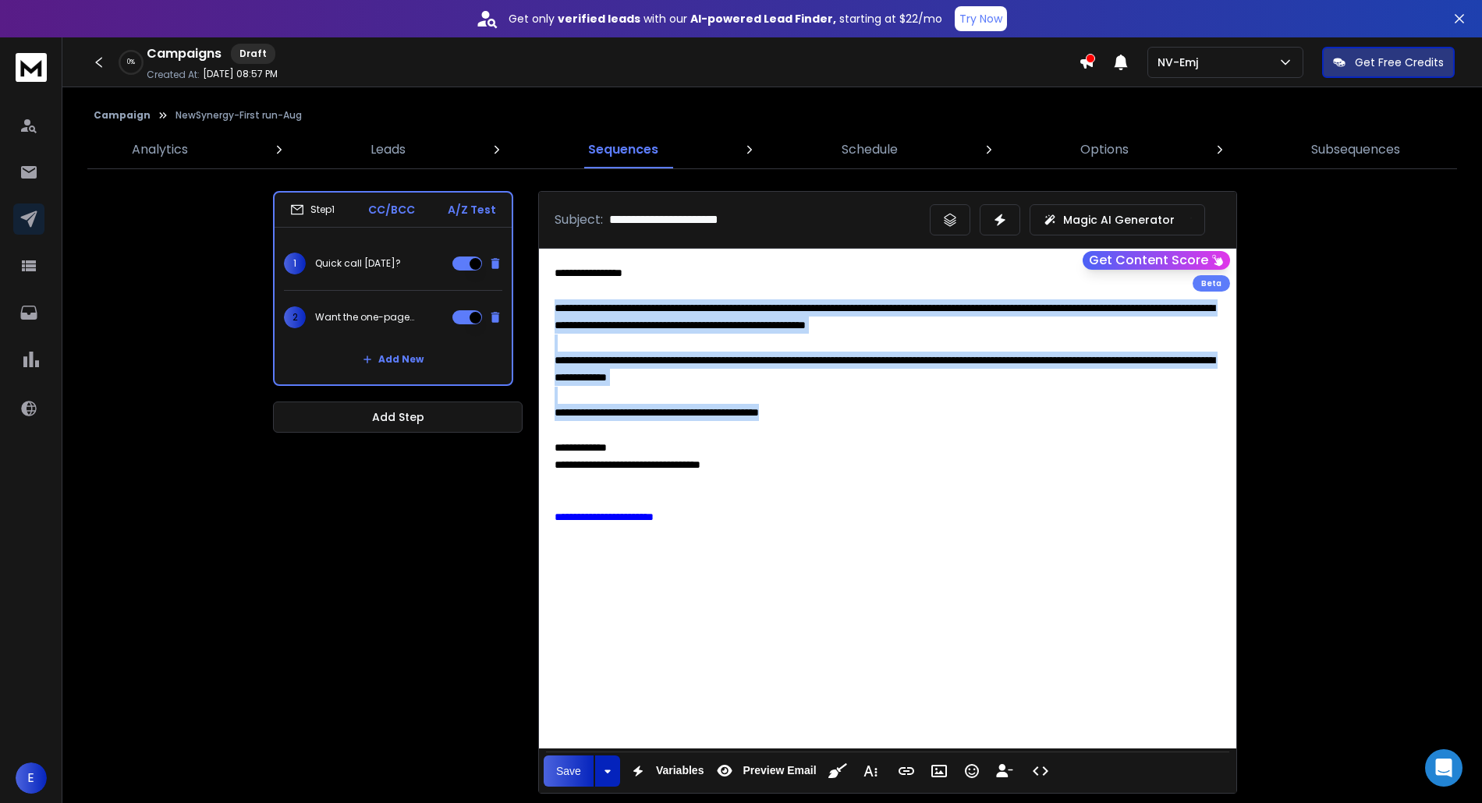
drag, startPoint x: 849, startPoint y: 412, endPoint x: 550, endPoint y: 312, distance: 314.9
click at [550, 312] on div "**********" at bounding box center [887, 499] width 697 height 500
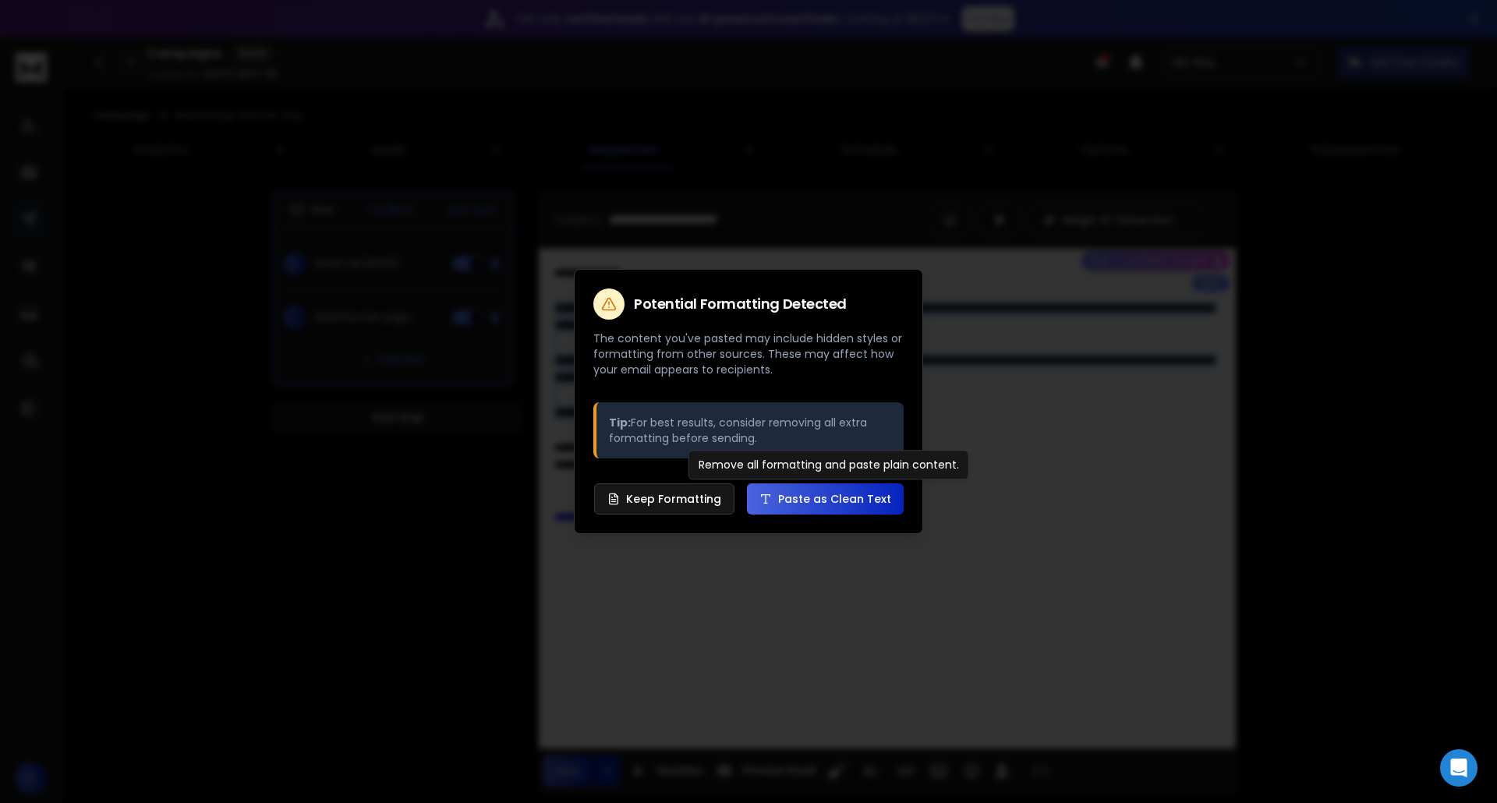
click at [827, 502] on button "Paste as Clean Text" at bounding box center [825, 499] width 157 height 31
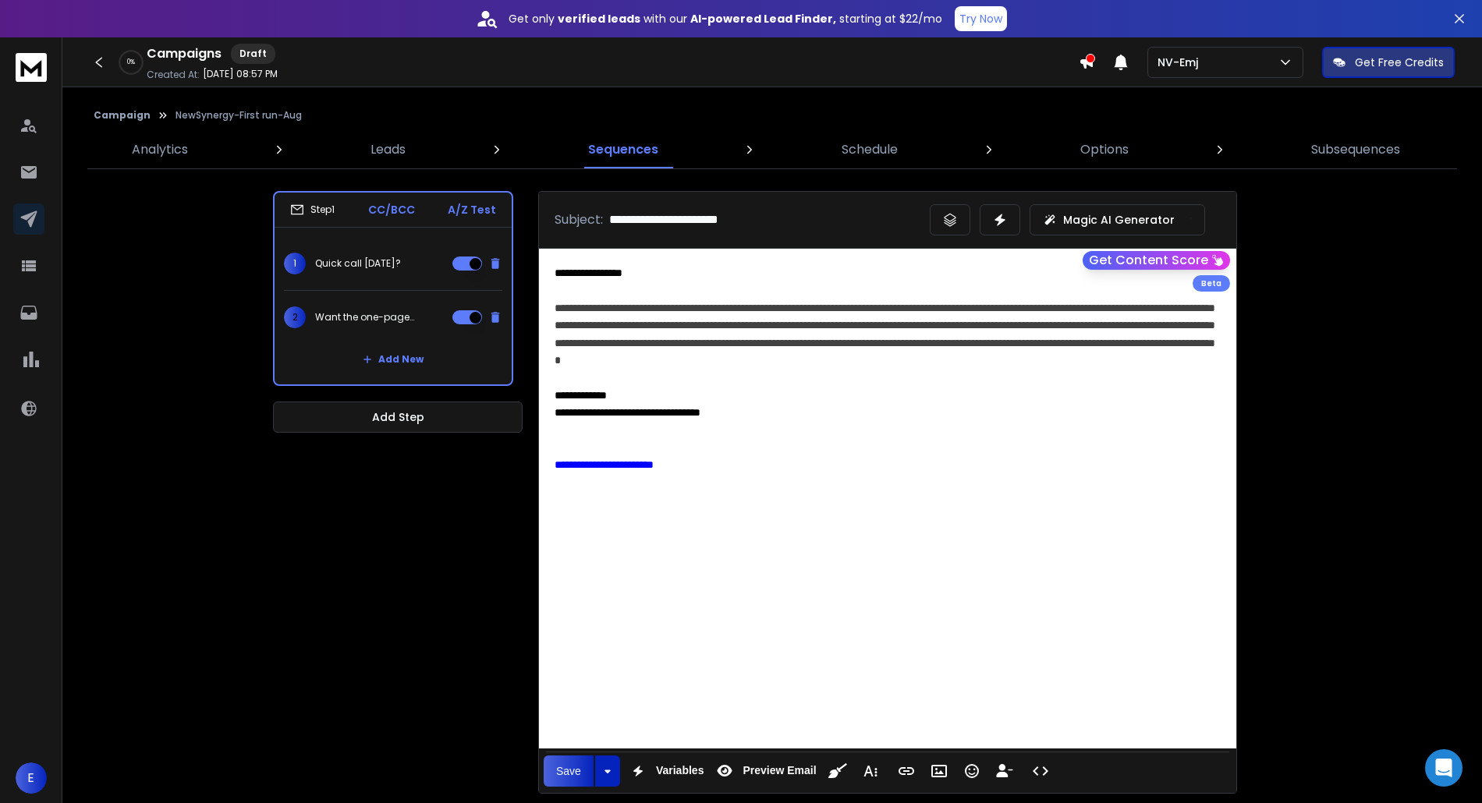
click at [1145, 310] on div "**********" at bounding box center [887, 334] width 665 height 70
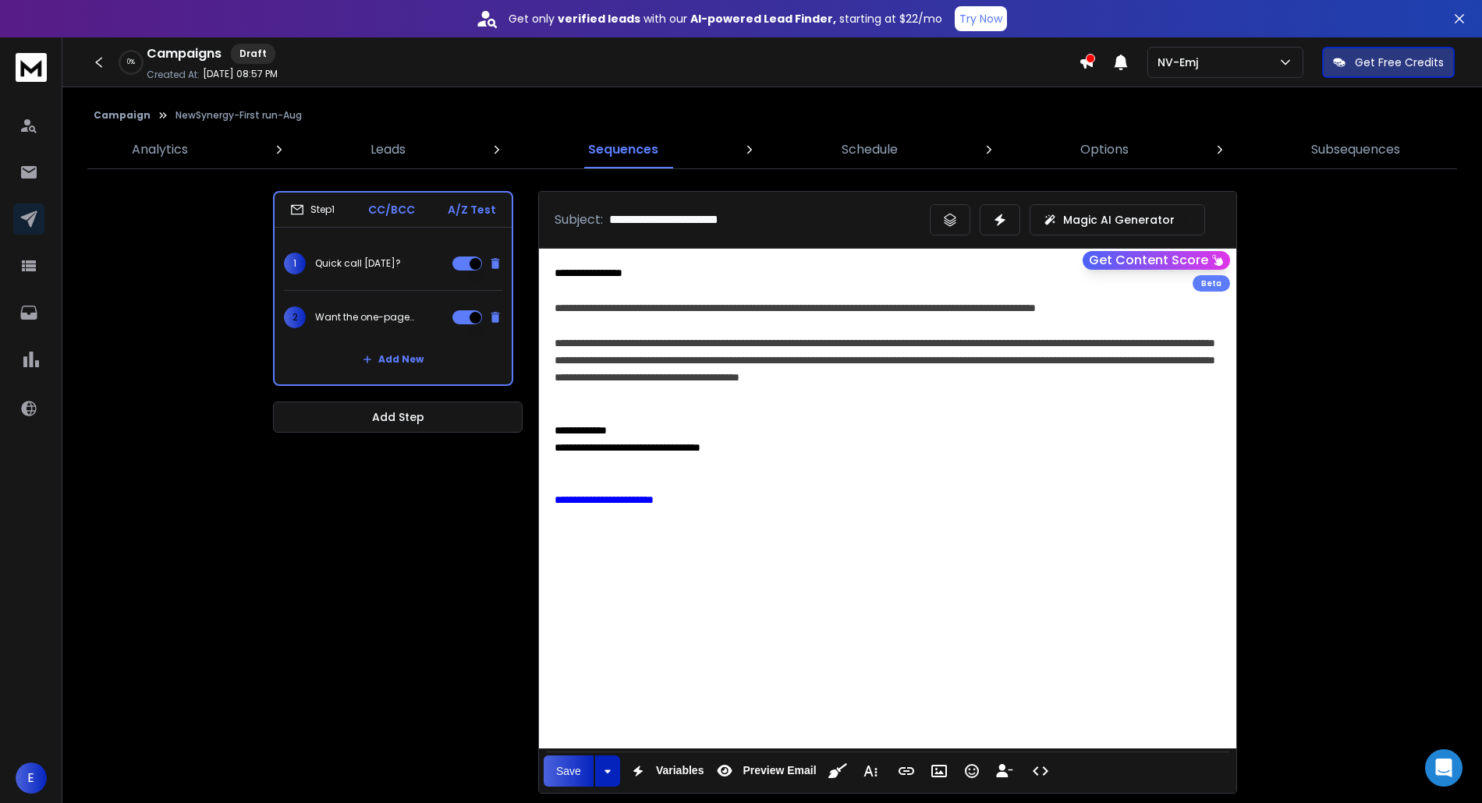
click at [1081, 362] on div "**********" at bounding box center [887, 370] width 665 height 70
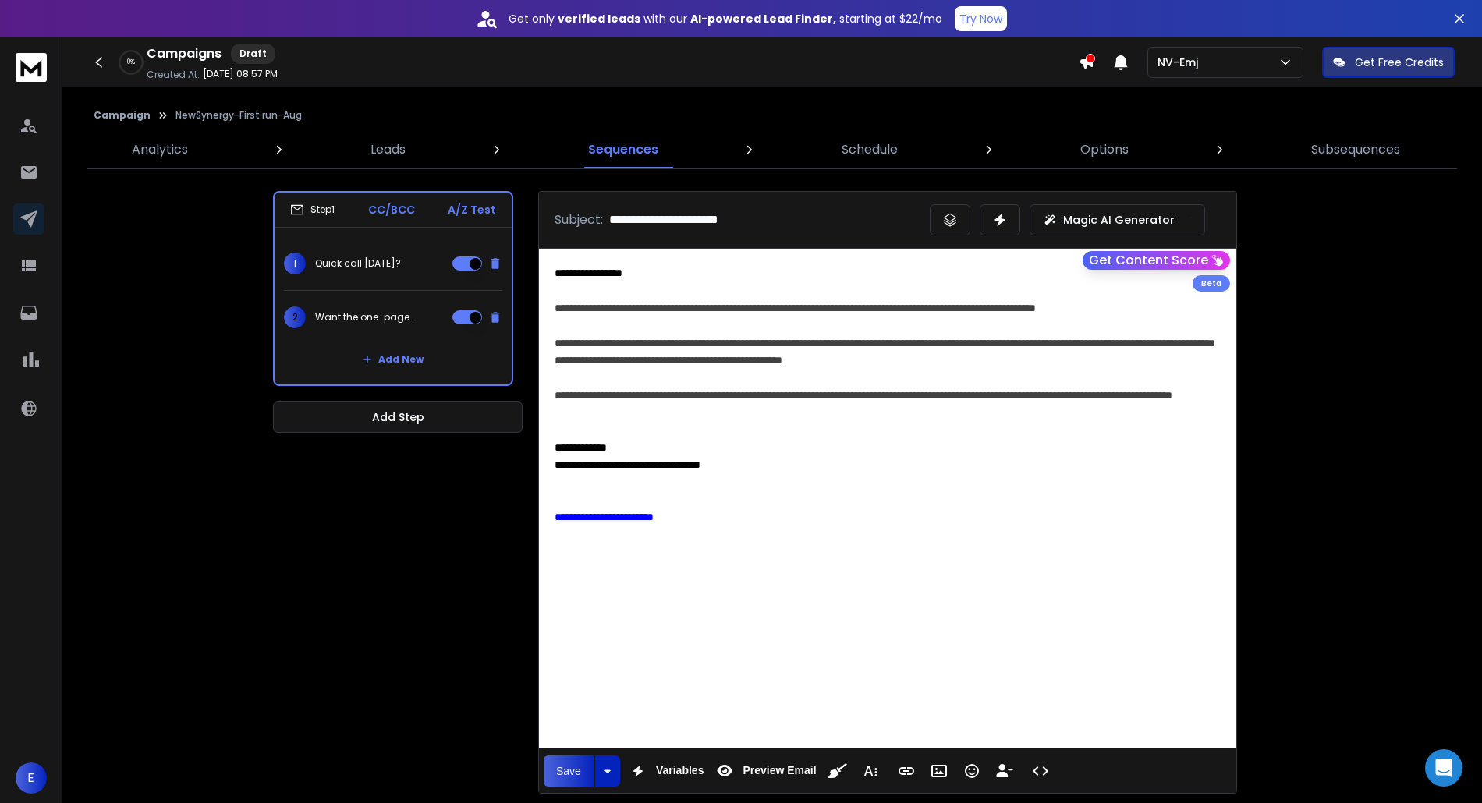
click at [980, 400] on div "**********" at bounding box center [887, 404] width 665 height 35
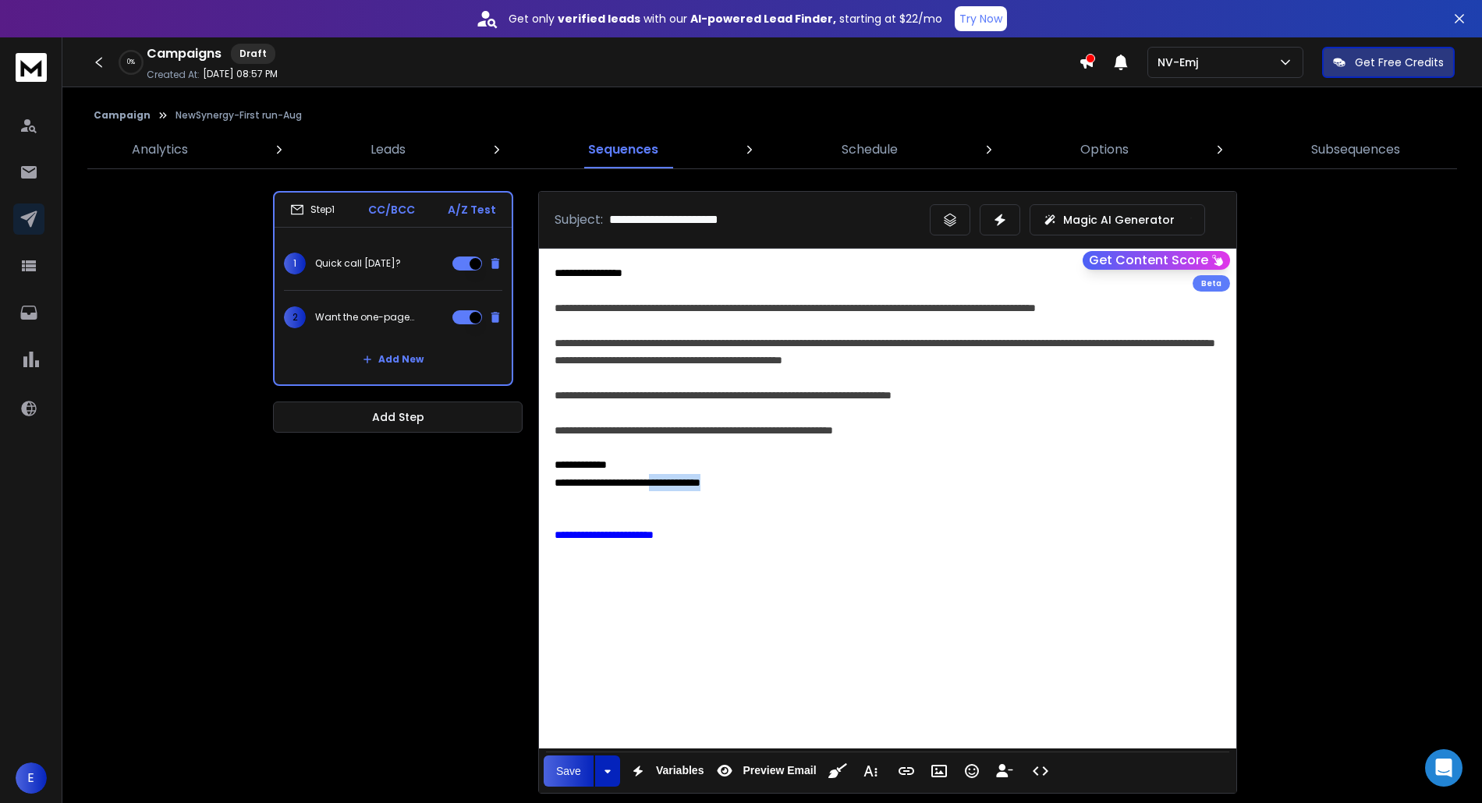
drag, startPoint x: 747, startPoint y: 487, endPoint x: 665, endPoint y: 484, distance: 81.9
click at [665, 484] on div "**********" at bounding box center [888, 482] width 666 height 17
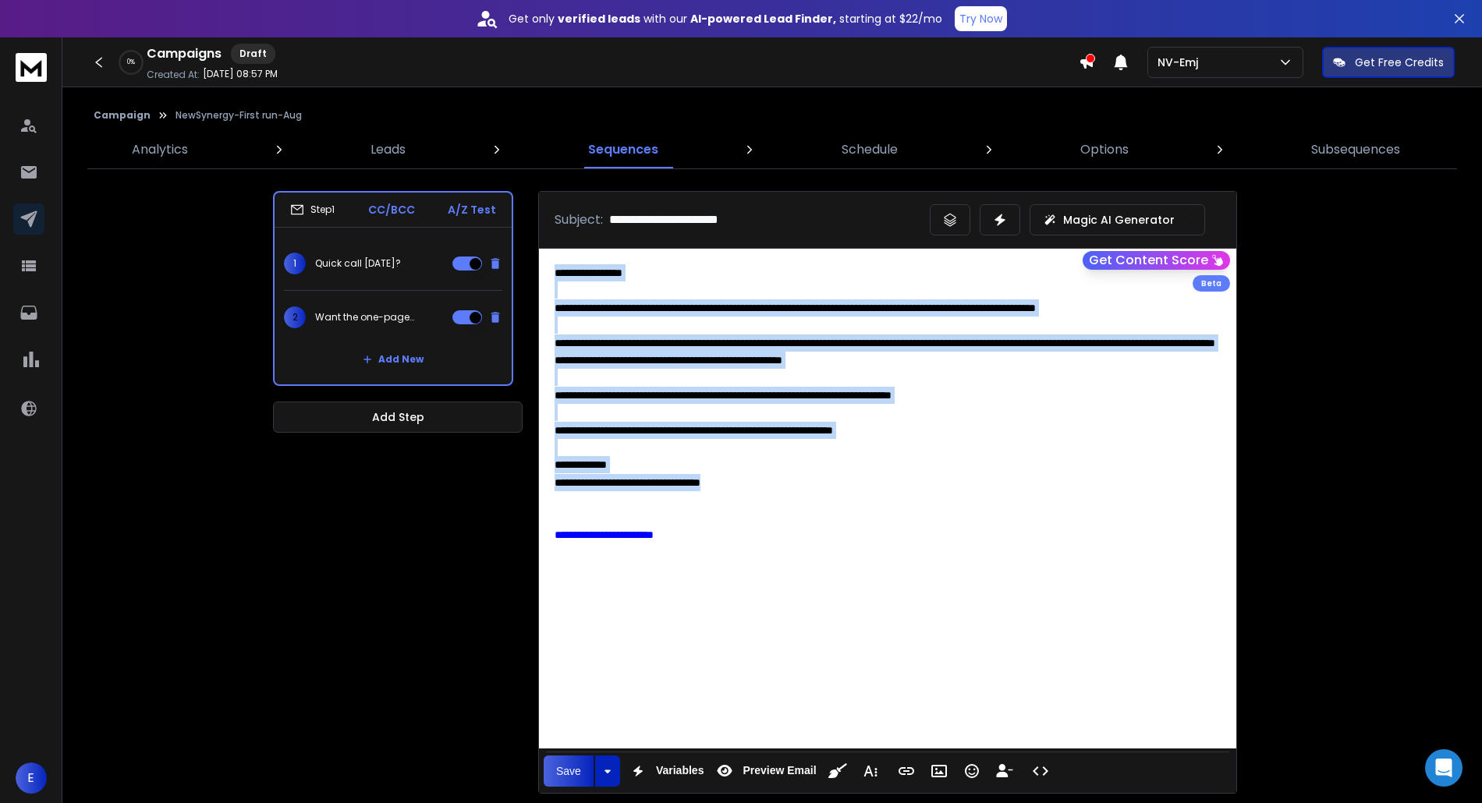
drag, startPoint x: 783, startPoint y: 482, endPoint x: 522, endPoint y: 267, distance: 338.5
click at [522, 267] on div "**********" at bounding box center [772, 492] width 998 height 603
click at [874, 772] on icon "button" at bounding box center [870, 771] width 19 height 19
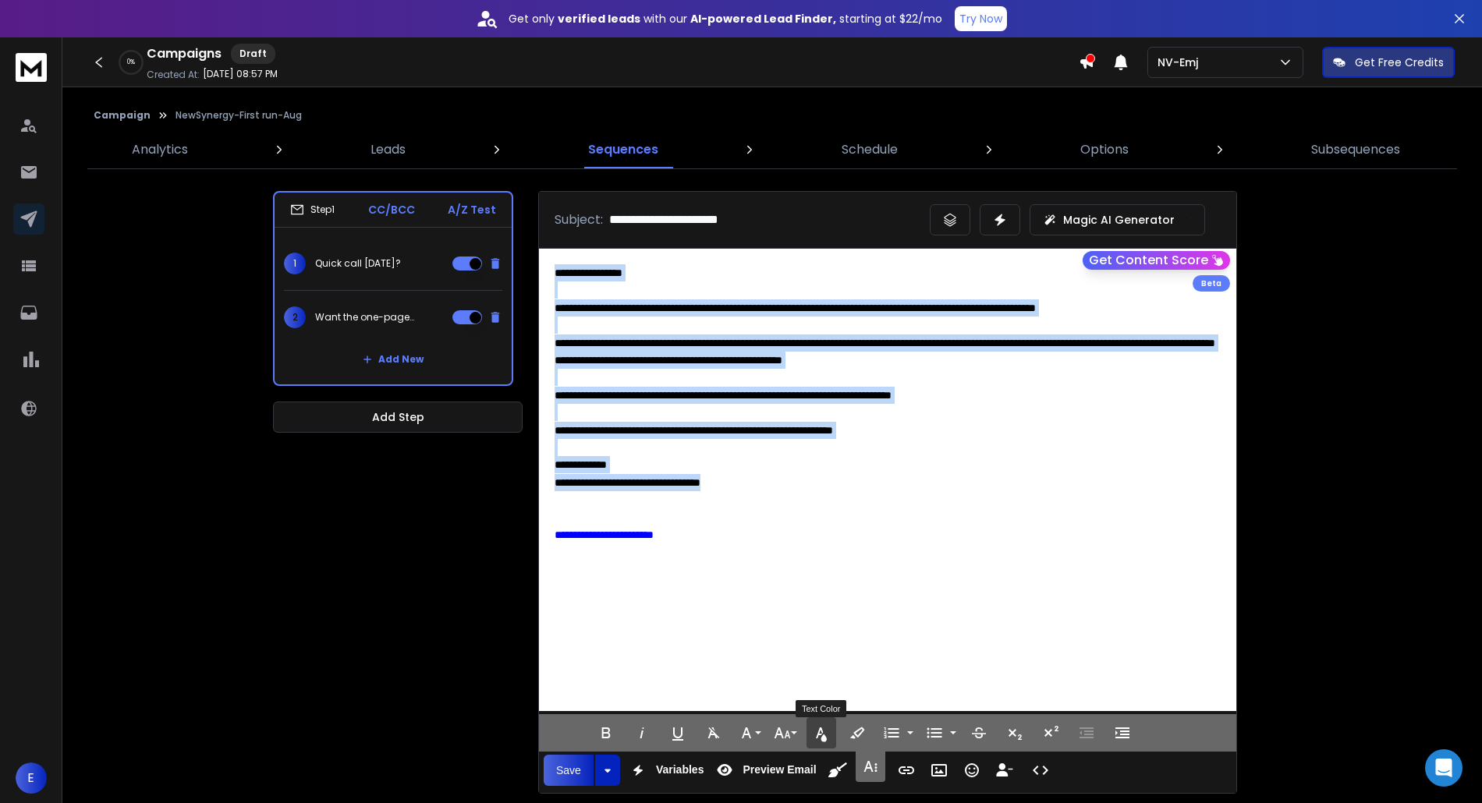
click at [822, 735] on icon "button" at bounding box center [821, 733] width 19 height 19
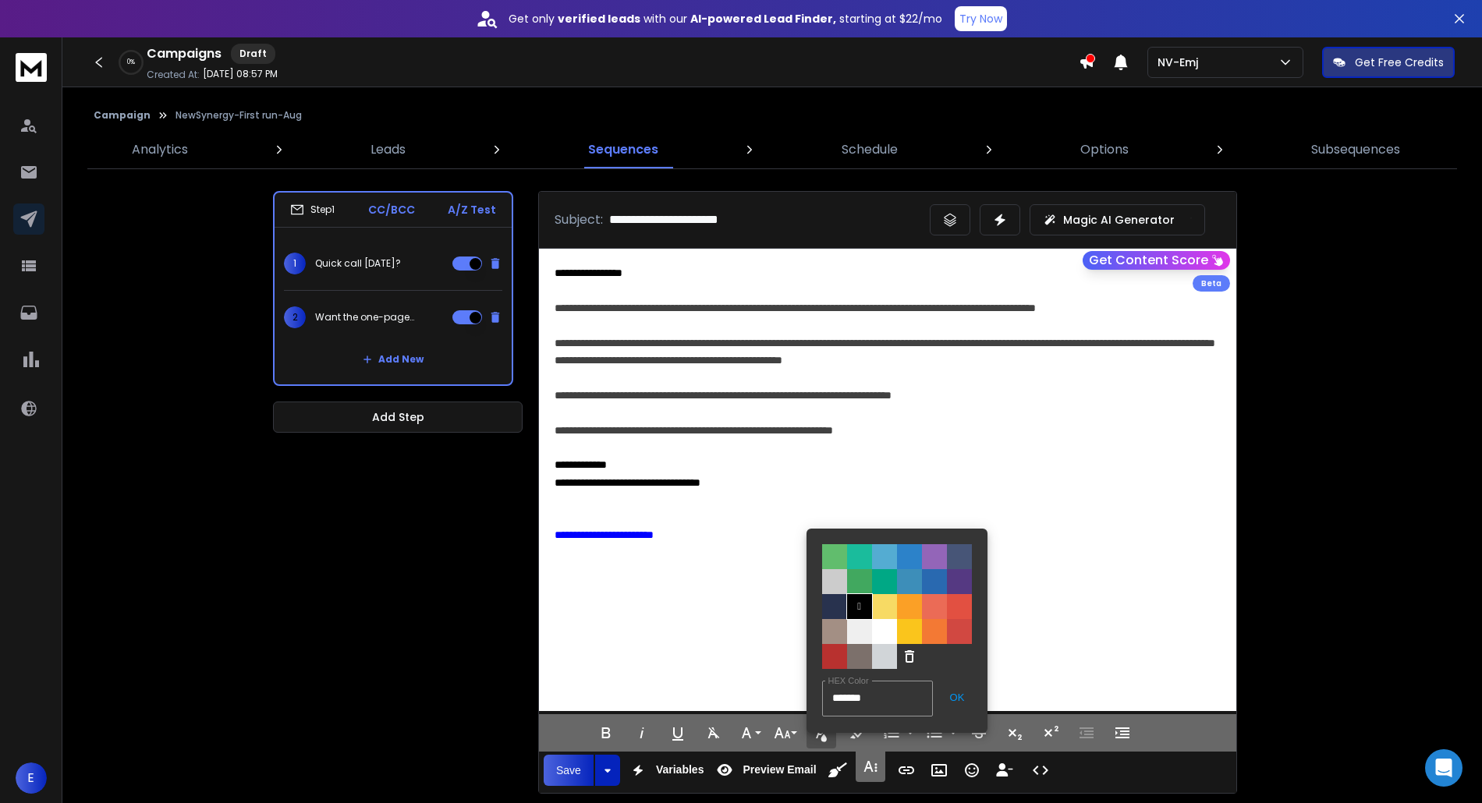
click at [859, 604] on span "" at bounding box center [859, 606] width 25 height 25
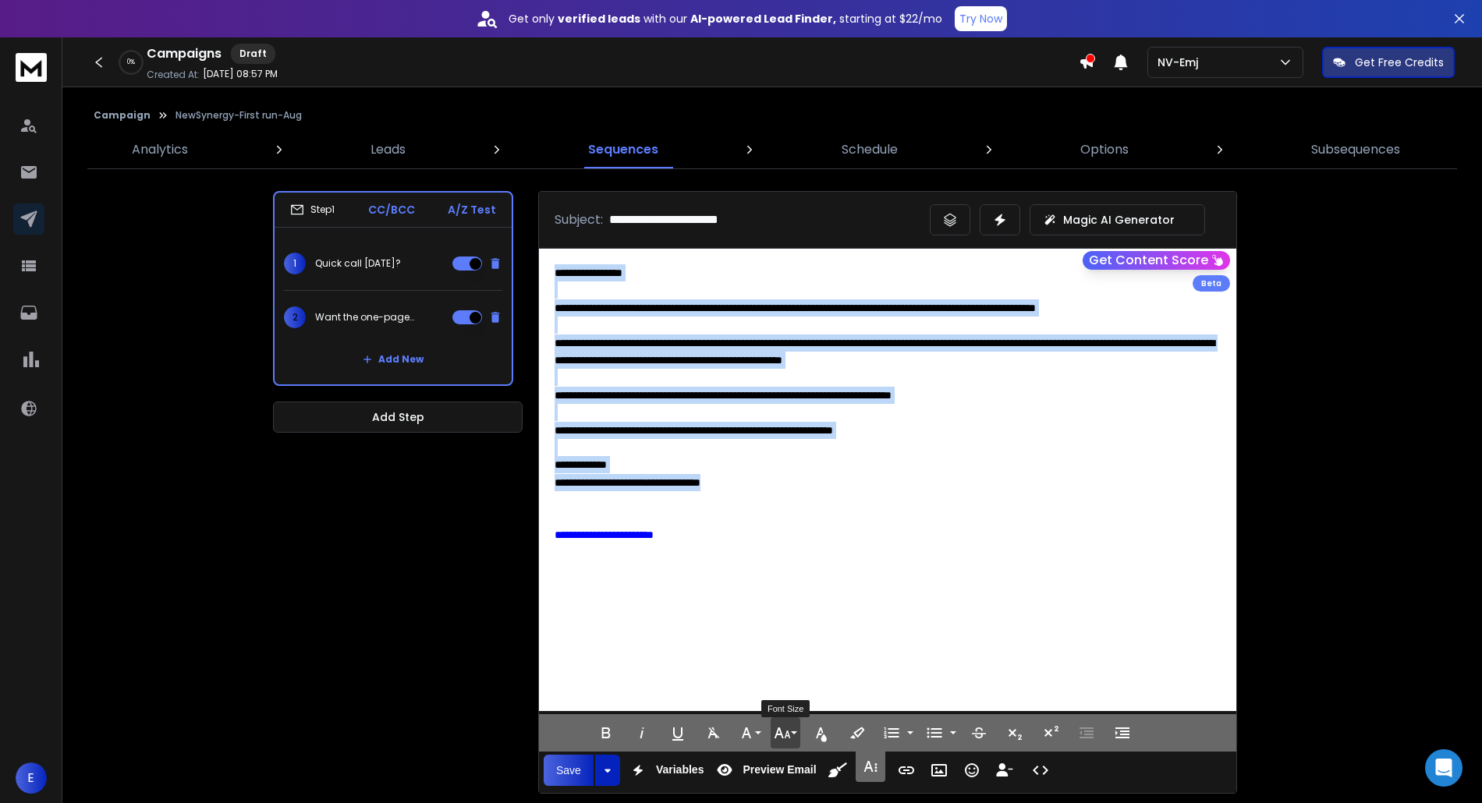
click at [783, 730] on icon "button" at bounding box center [782, 733] width 19 height 19
click at [794, 544] on link "14" at bounding box center [799, 549] width 56 height 23
click at [755, 728] on icon "button" at bounding box center [746, 733] width 19 height 19
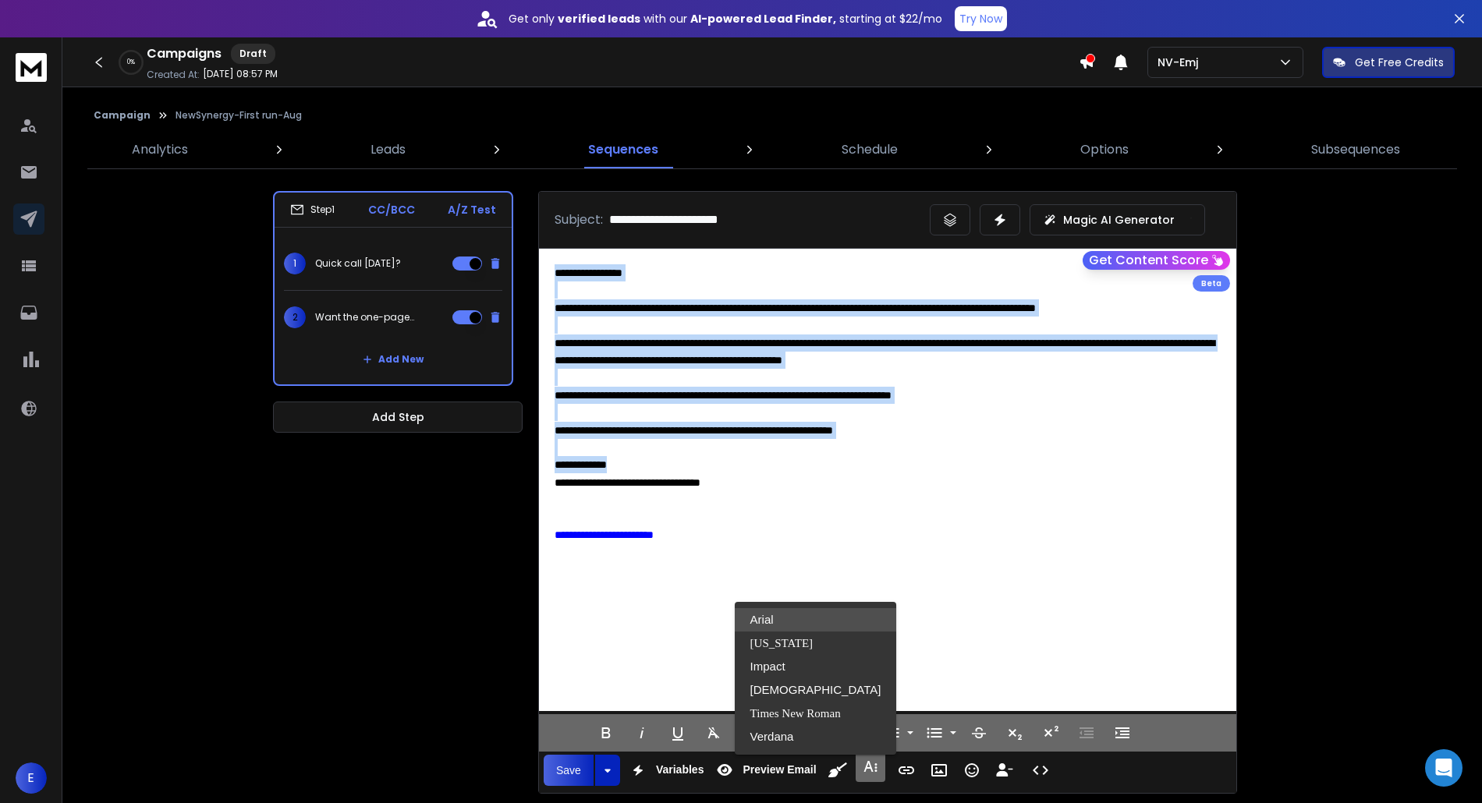
scroll to position [0, 0]
click at [774, 618] on link "Arial" at bounding box center [816, 619] width 162 height 23
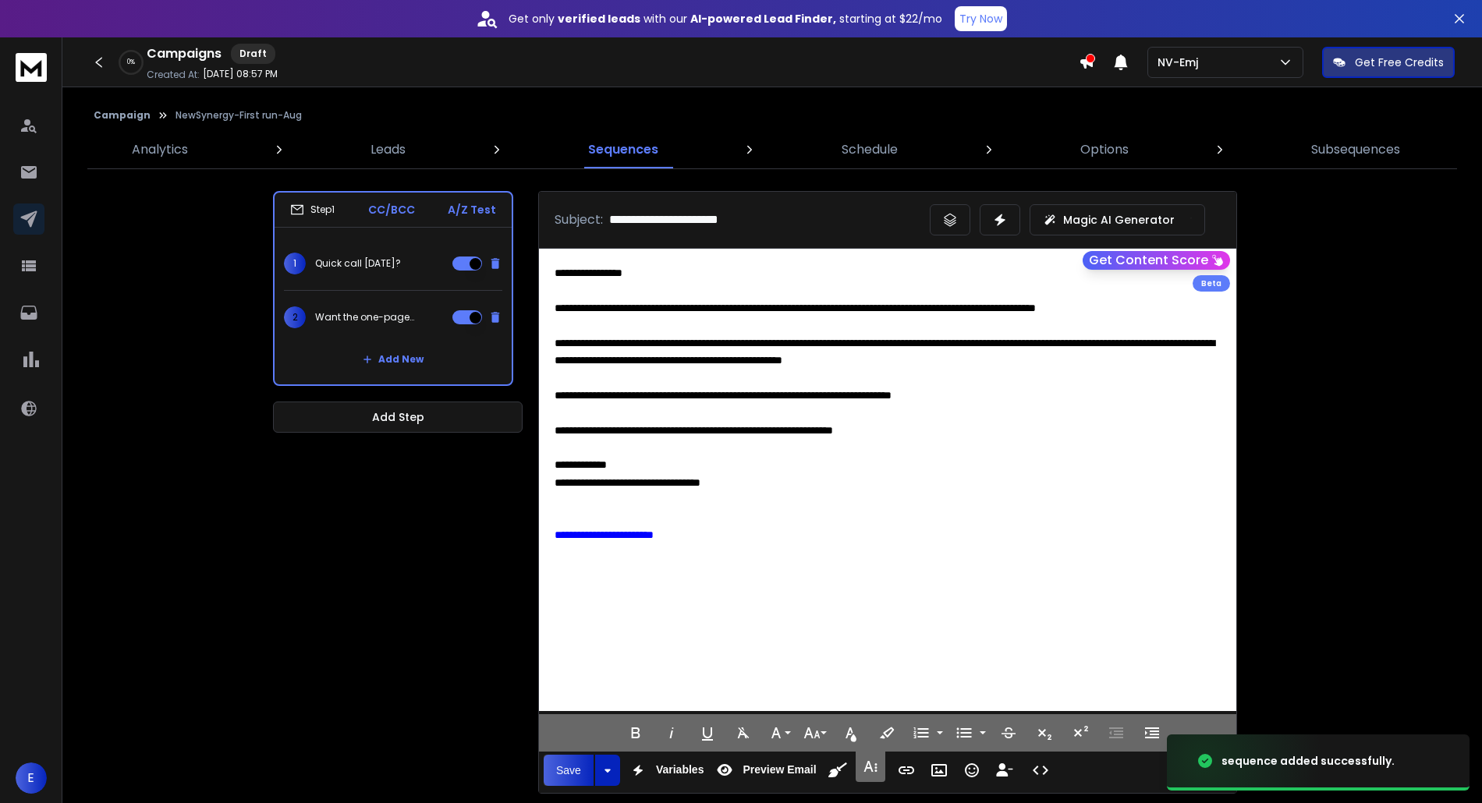
click at [808, 459] on div "**********" at bounding box center [888, 464] width 666 height 17
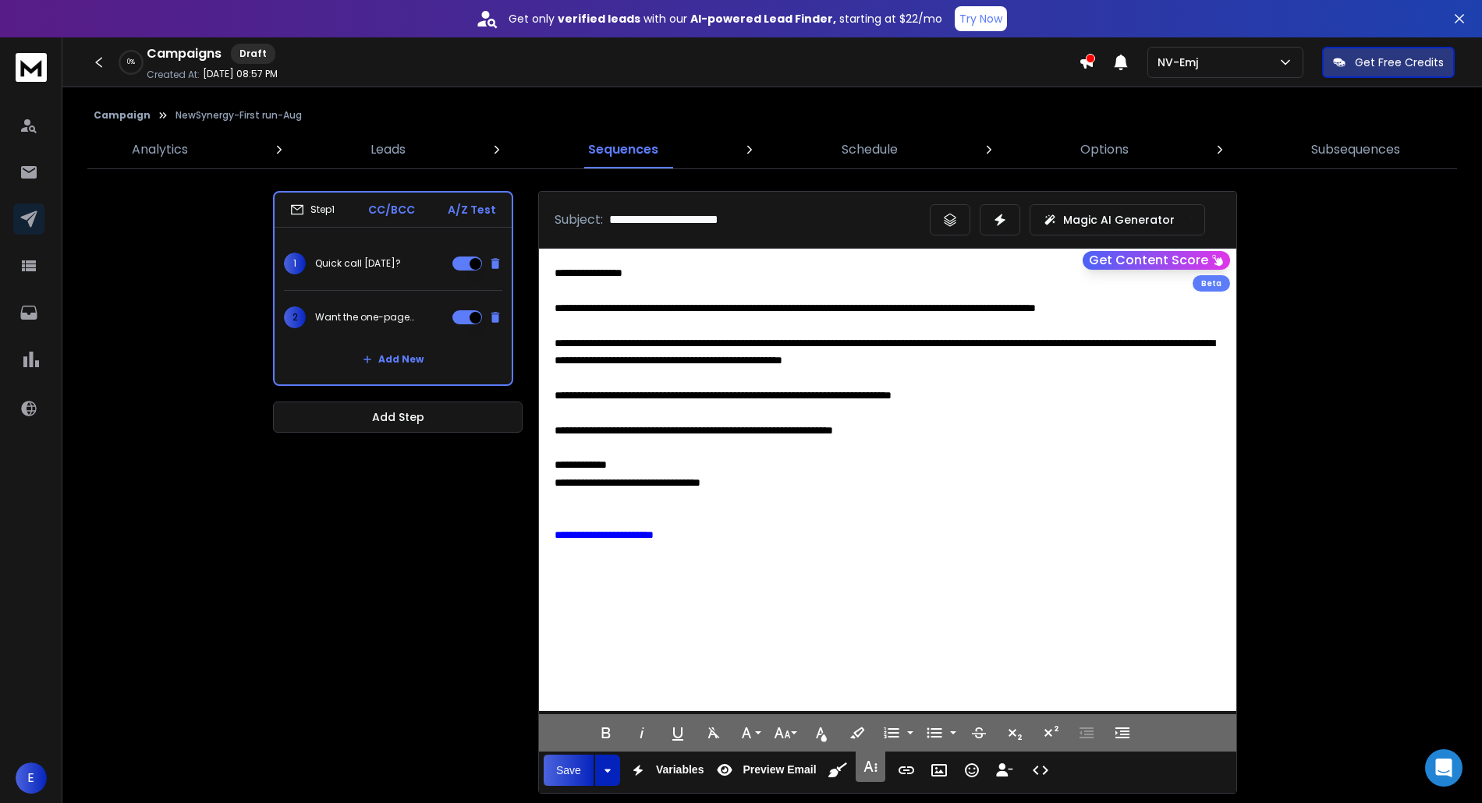
drag, startPoint x: 791, startPoint y: 479, endPoint x: 837, endPoint y: 487, distance: 46.7
click at [792, 480] on div "**********" at bounding box center [888, 482] width 666 height 17
click at [368, 310] on div "2 Want the one-pager?" at bounding box center [349, 318] width 131 height 22
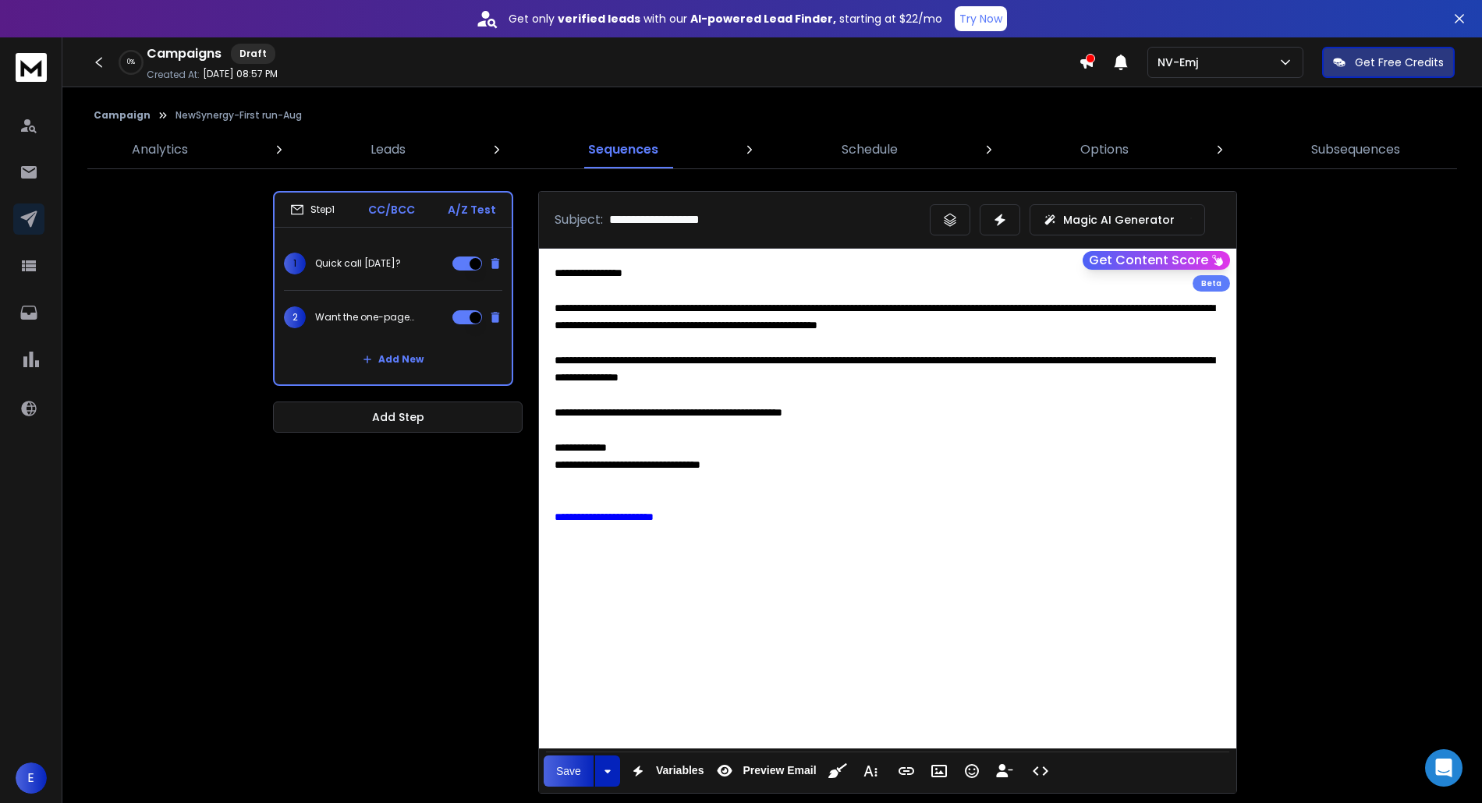
click at [357, 264] on p "Quick call [DATE]?" at bounding box center [358, 263] width 86 height 12
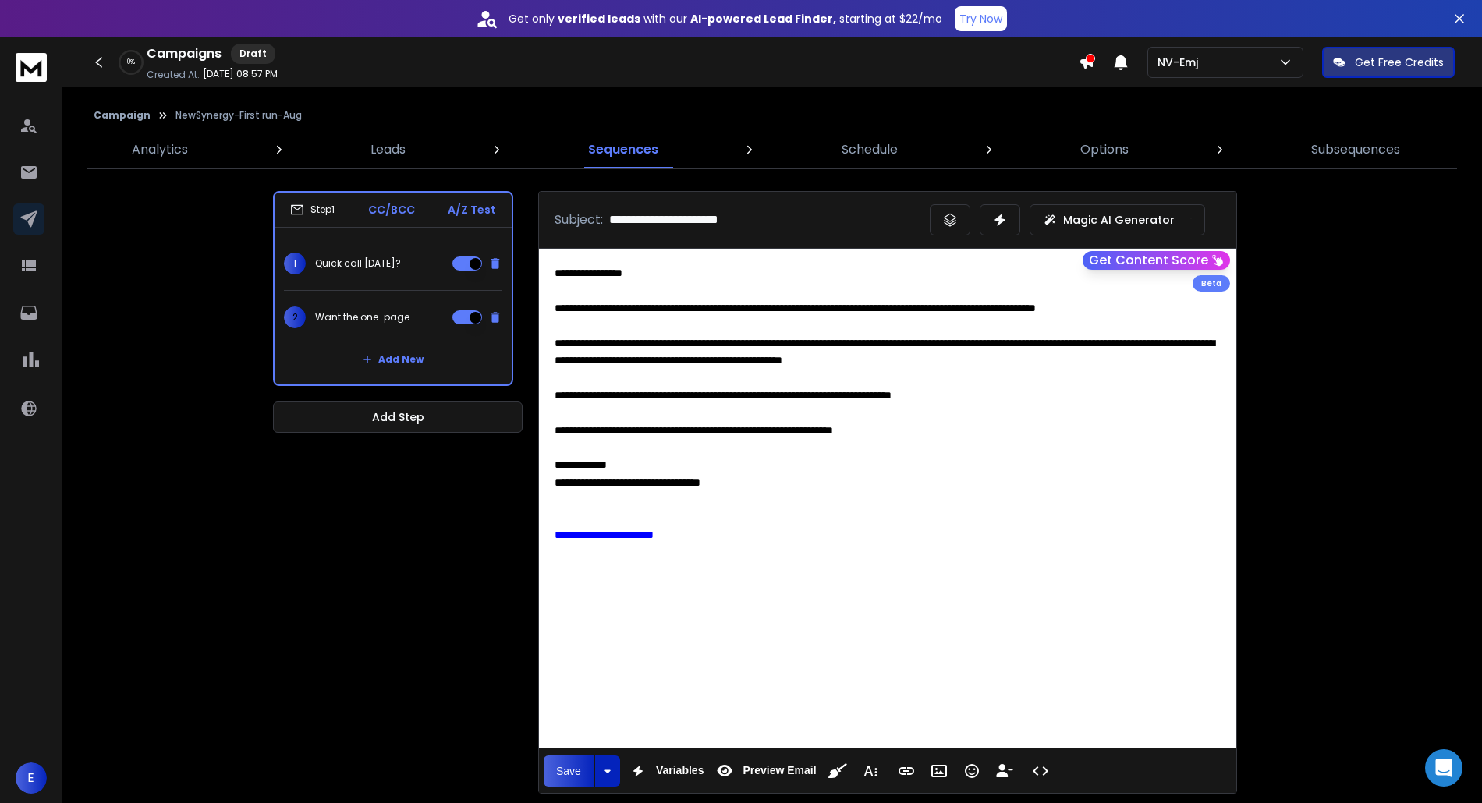
click at [788, 217] on input "**********" at bounding box center [761, 220] width 305 height 19
drag, startPoint x: 788, startPoint y: 217, endPoint x: 607, endPoint y: 217, distance: 180.9
click at [607, 217] on div "**********" at bounding box center [735, 220] width 360 height 19
paste input "**********"
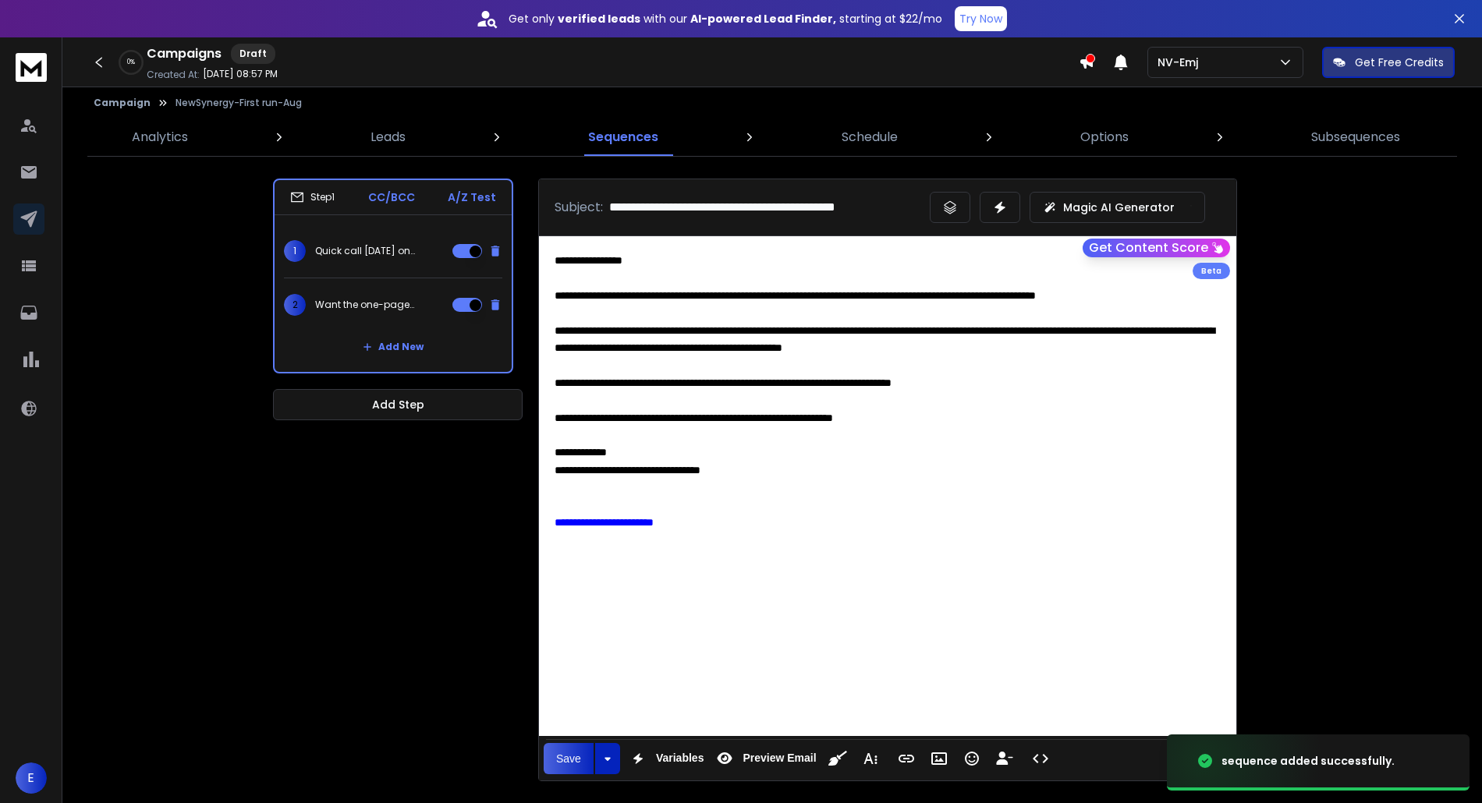
click at [381, 309] on p "Want the one-pager?" at bounding box center [365, 305] width 100 height 12
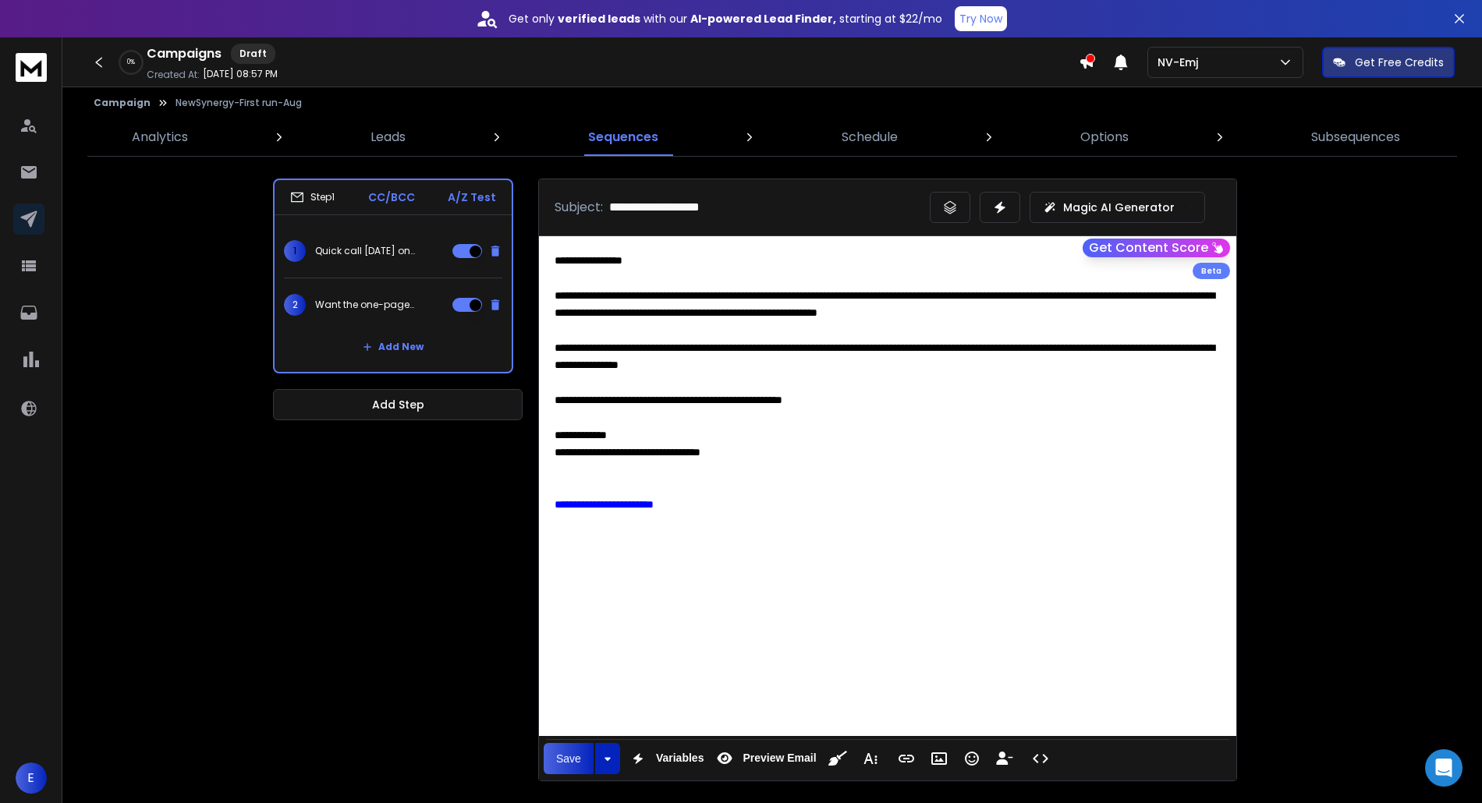
click at [369, 303] on p "Want the one-pager?" at bounding box center [365, 305] width 100 height 12
click at [818, 203] on input "**********" at bounding box center [760, 207] width 303 height 19
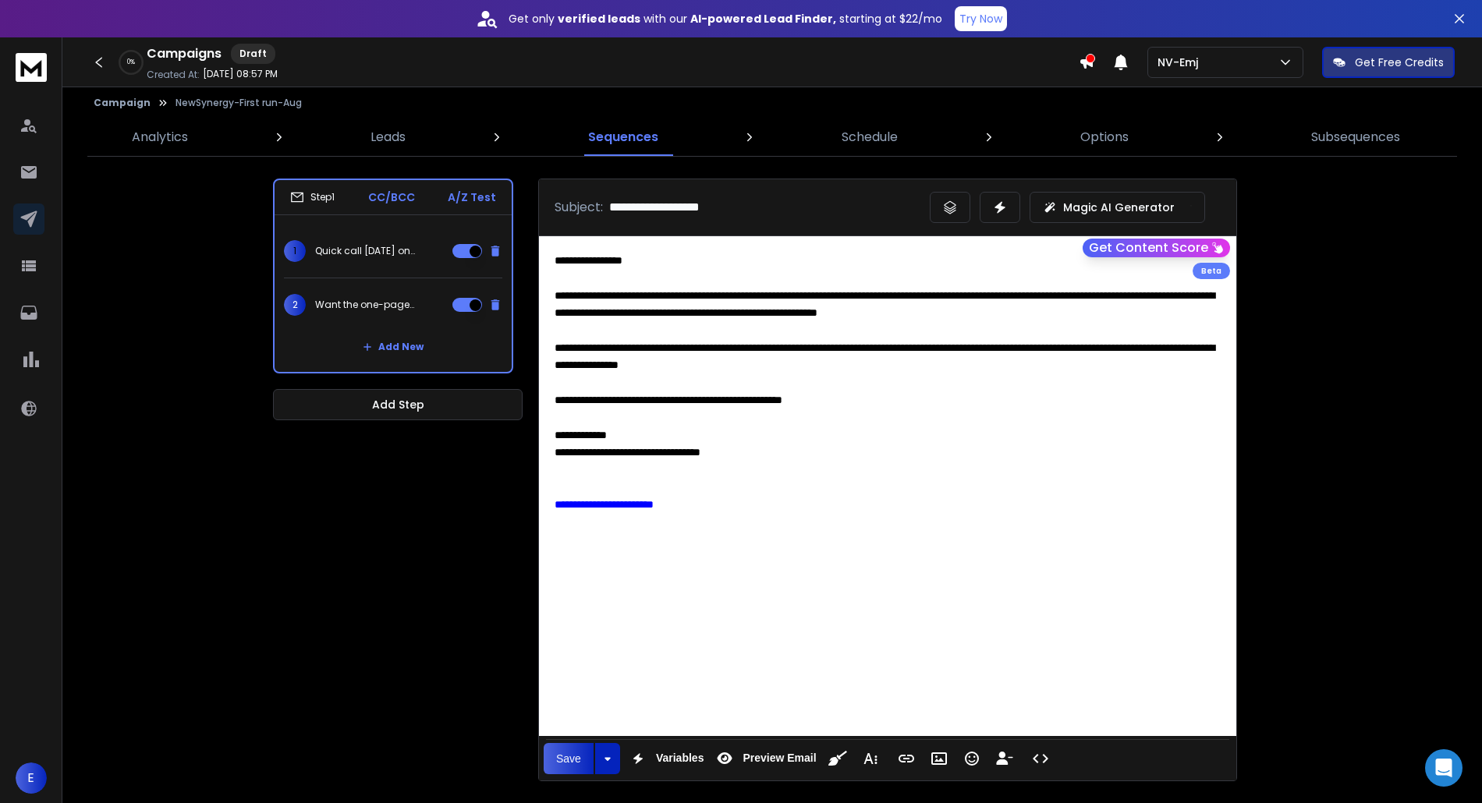
paste input "**********"
click at [843, 406] on div "**********" at bounding box center [888, 400] width 666 height 17
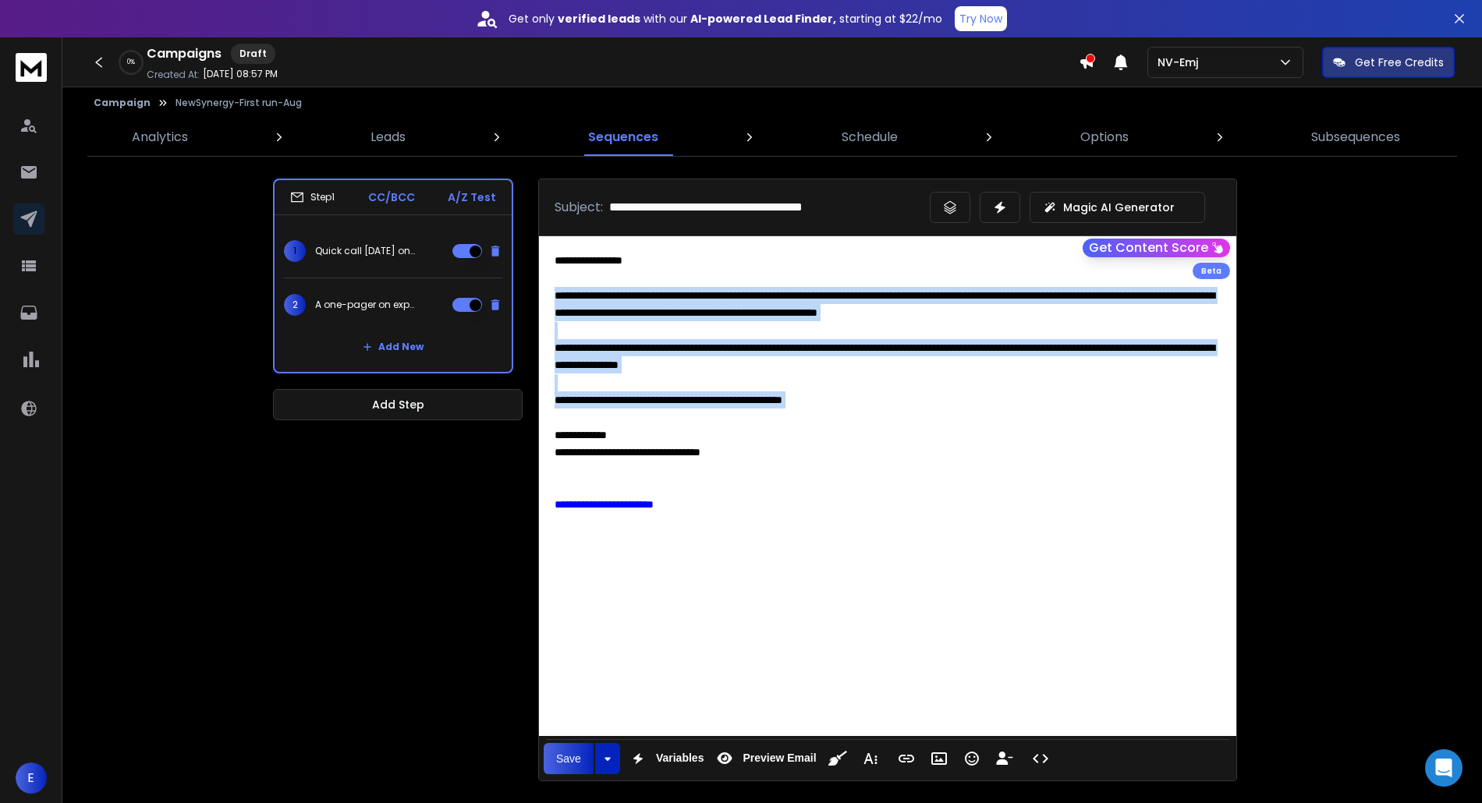
drag, startPoint x: 844, startPoint y: 406, endPoint x: 547, endPoint y: 297, distance: 315.6
click at [547, 297] on div "**********" at bounding box center [887, 486] width 697 height 500
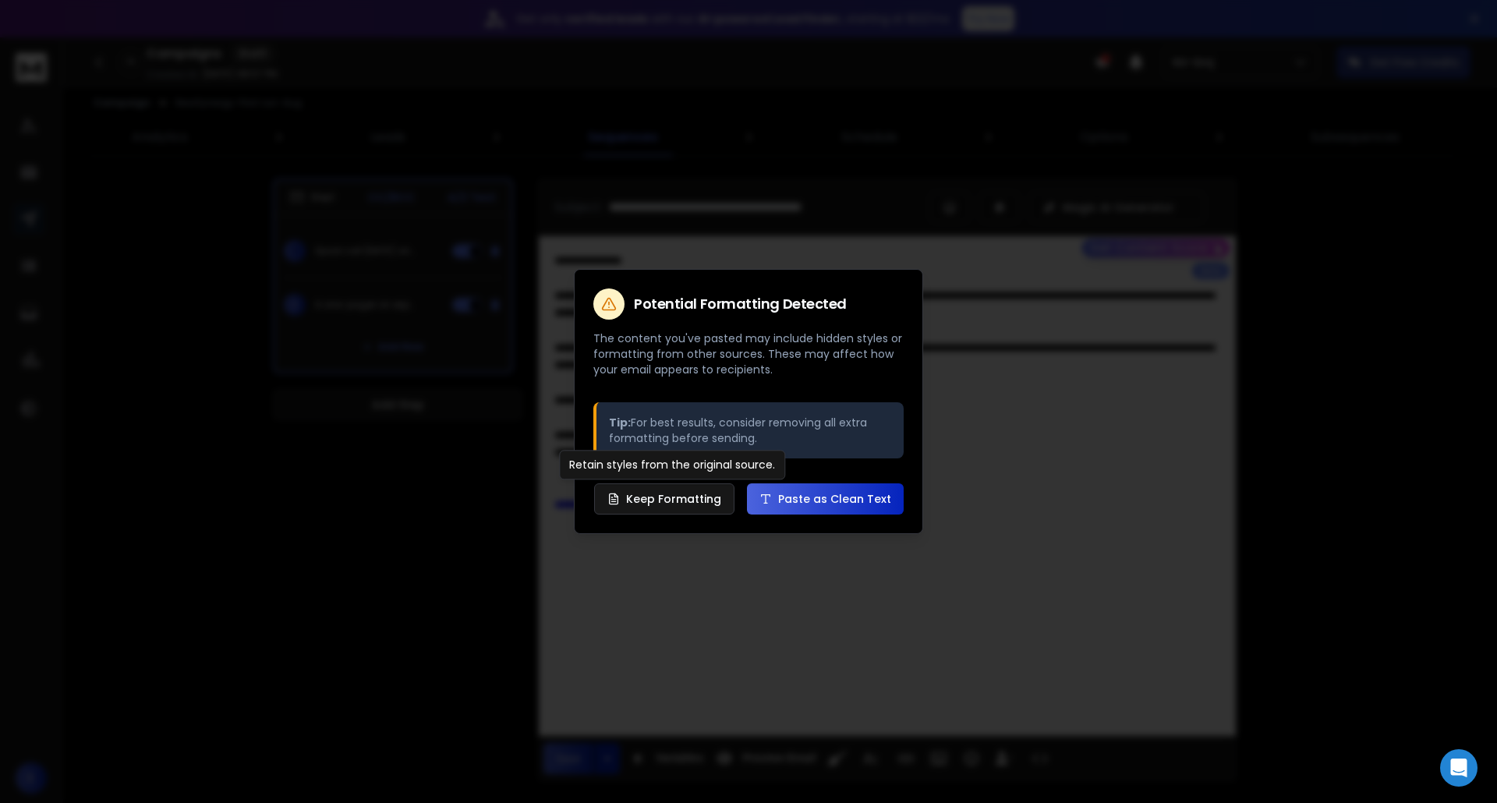
click at [824, 519] on div "Dialog Title Potential Formatting Detected The content you've pasted may includ…" at bounding box center [748, 401] width 349 height 265
click at [831, 505] on button "Paste as Clean Text" at bounding box center [825, 499] width 157 height 31
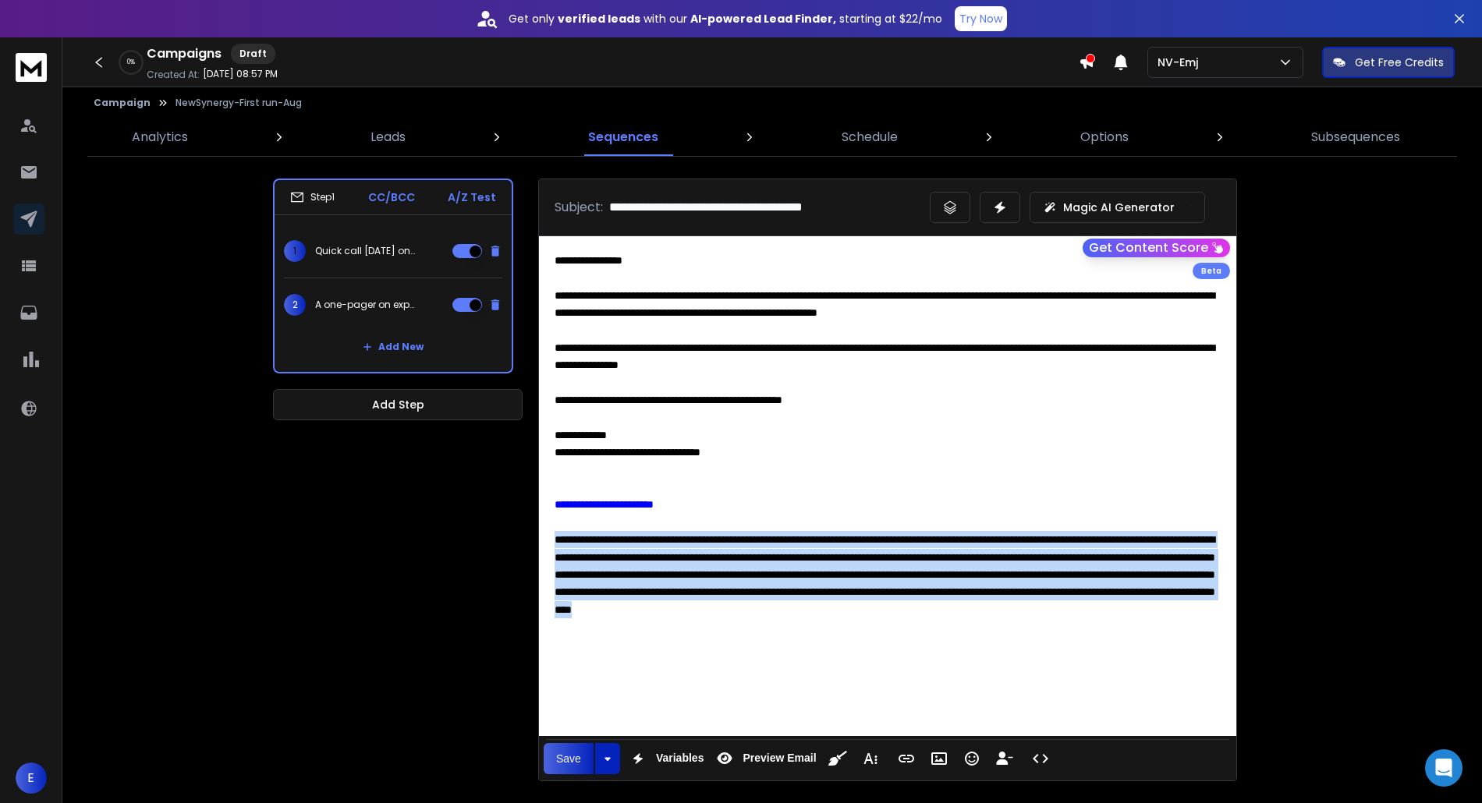
drag, startPoint x: 678, startPoint y: 630, endPoint x: 549, endPoint y: 543, distance: 155.5
click at [549, 543] on div "**********" at bounding box center [887, 486] width 697 height 500
click at [730, 634] on div "**********" at bounding box center [887, 583] width 665 height 105
click at [715, 632] on div "**********" at bounding box center [887, 583] width 665 height 105
drag, startPoint x: 703, startPoint y: 631, endPoint x: 552, endPoint y: 544, distance: 173.6
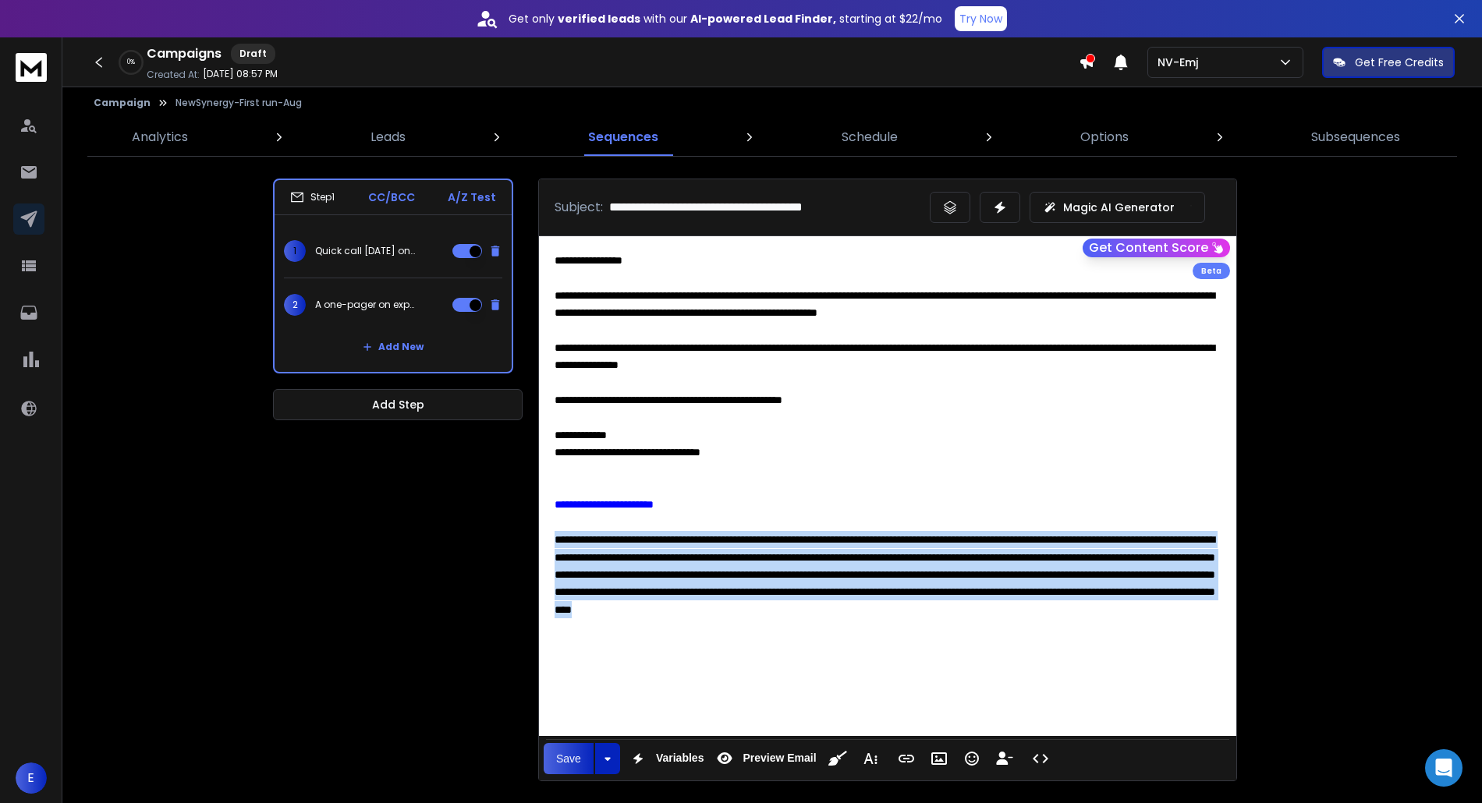
click at [552, 544] on div "**********" at bounding box center [887, 486] width 697 height 500
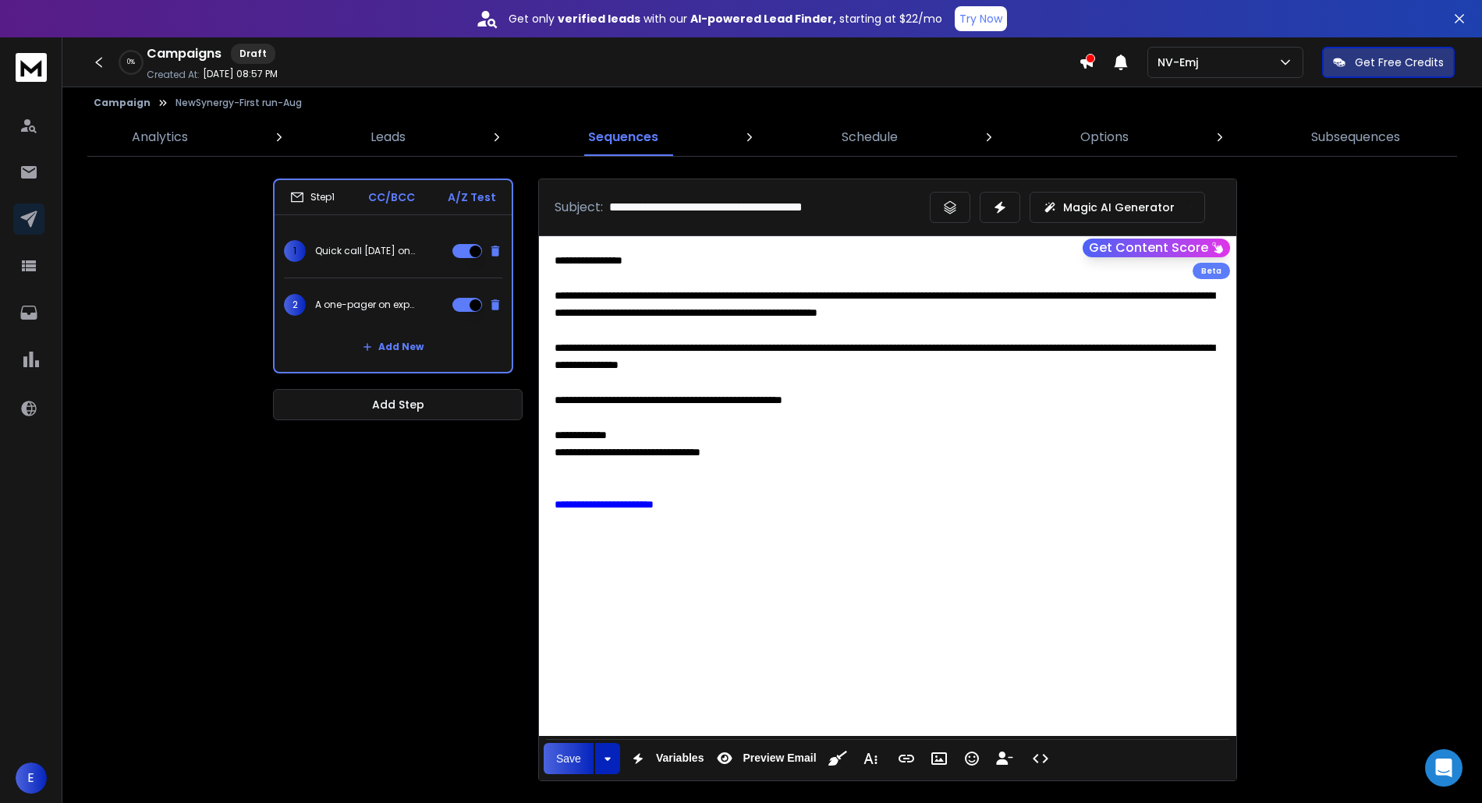
click at [371, 299] on p "A one-pager on expert-led 483 remediation" at bounding box center [365, 305] width 100 height 12
click at [374, 245] on p "Quick call next Monday on remediation resources?" at bounding box center [365, 251] width 100 height 12
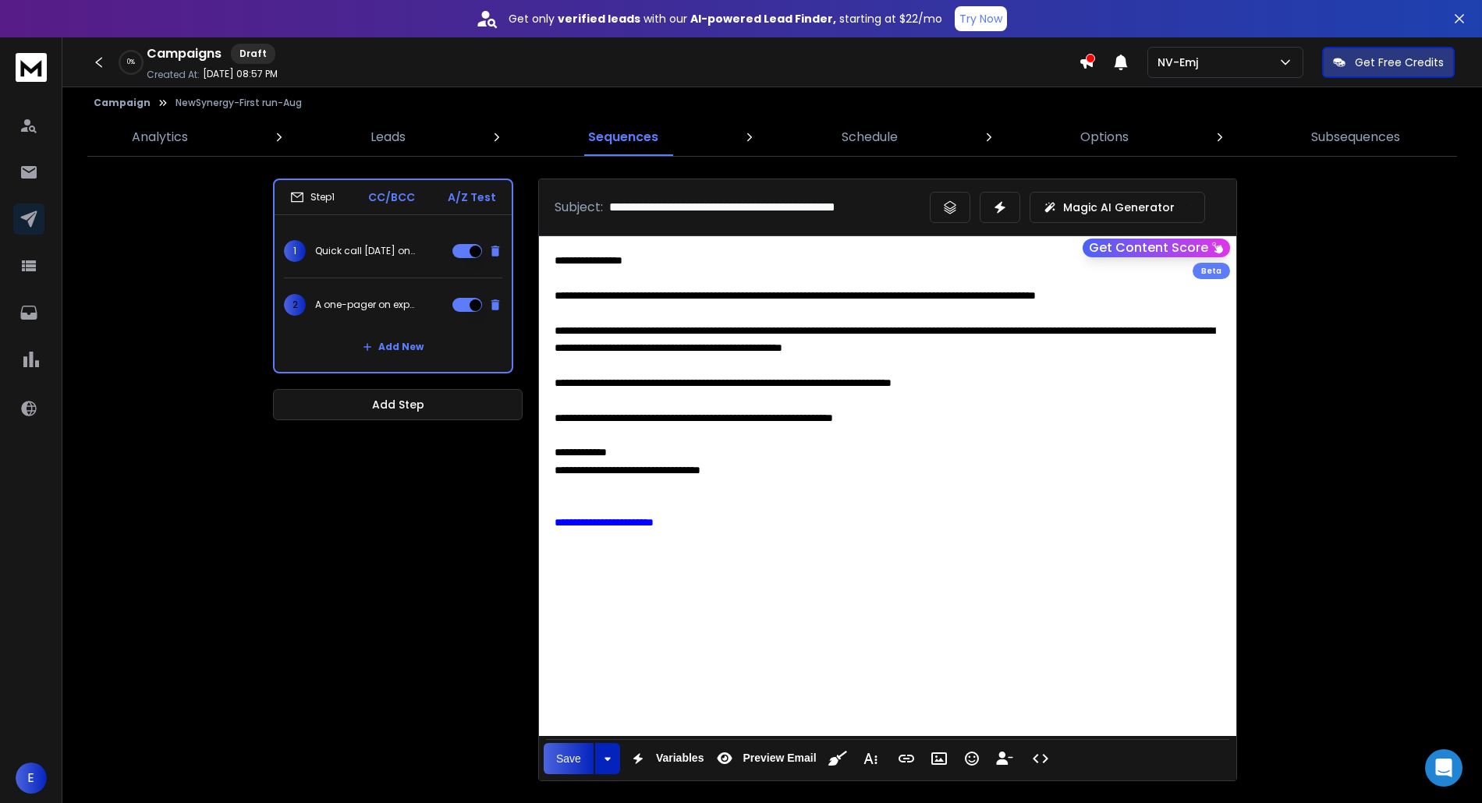
click at [366, 303] on p "A one-pager on expert-led 483 remediation" at bounding box center [365, 305] width 100 height 12
type input "**********"
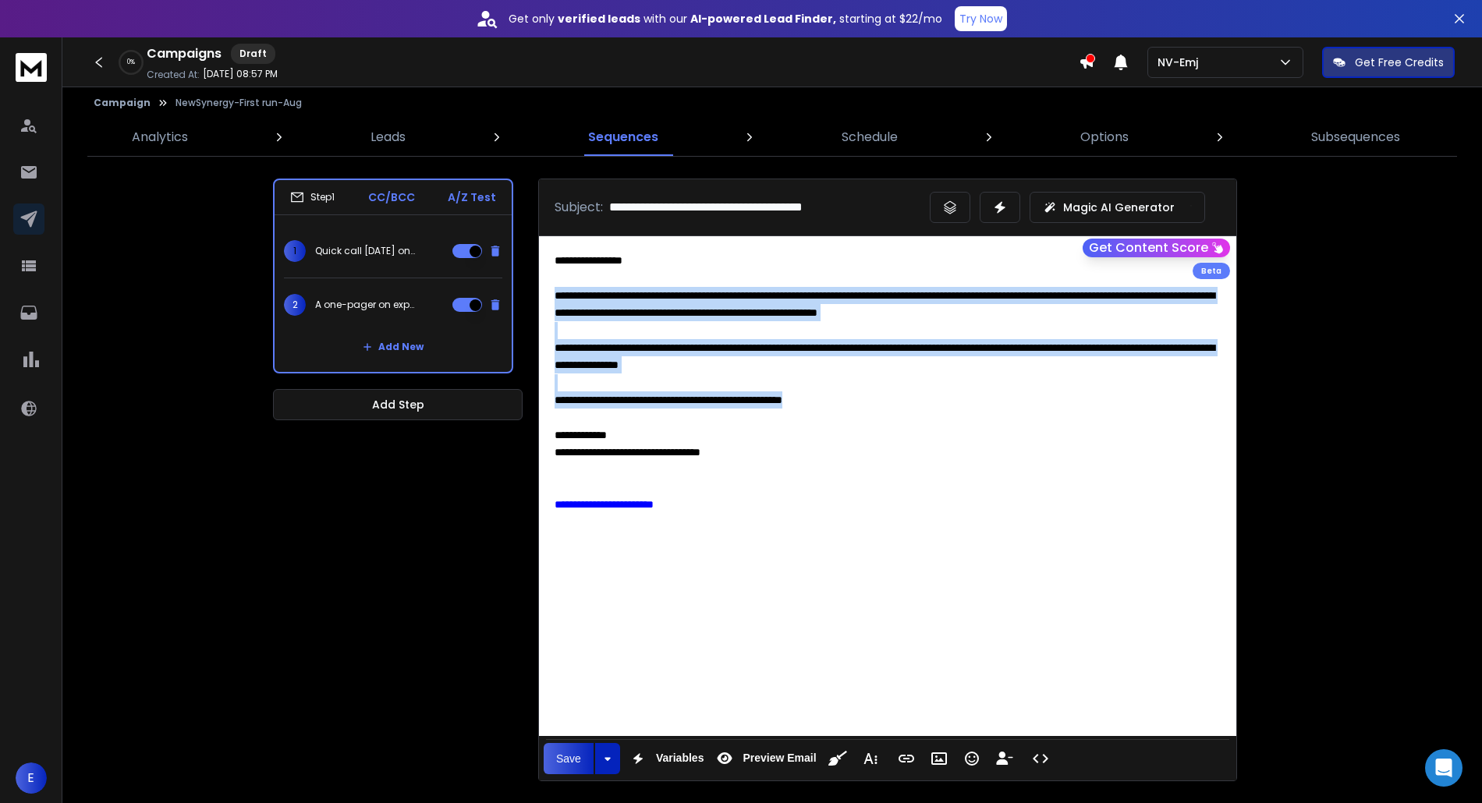
drag, startPoint x: 837, startPoint y: 406, endPoint x: 554, endPoint y: 301, distance: 302.0
click at [554, 301] on div "**********" at bounding box center [887, 486] width 697 height 500
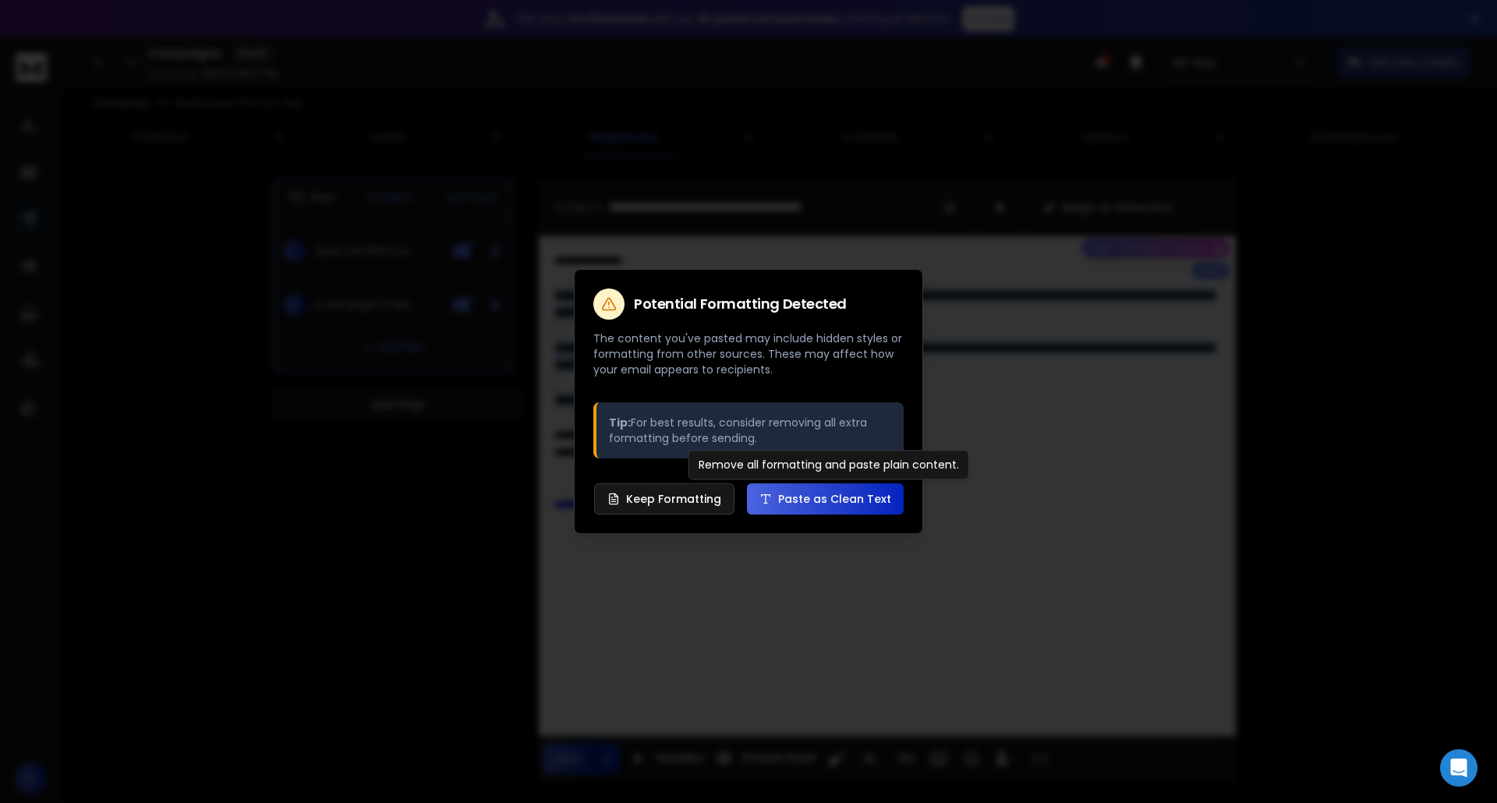
click at [794, 491] on button "Paste as Clean Text" at bounding box center [825, 499] width 157 height 31
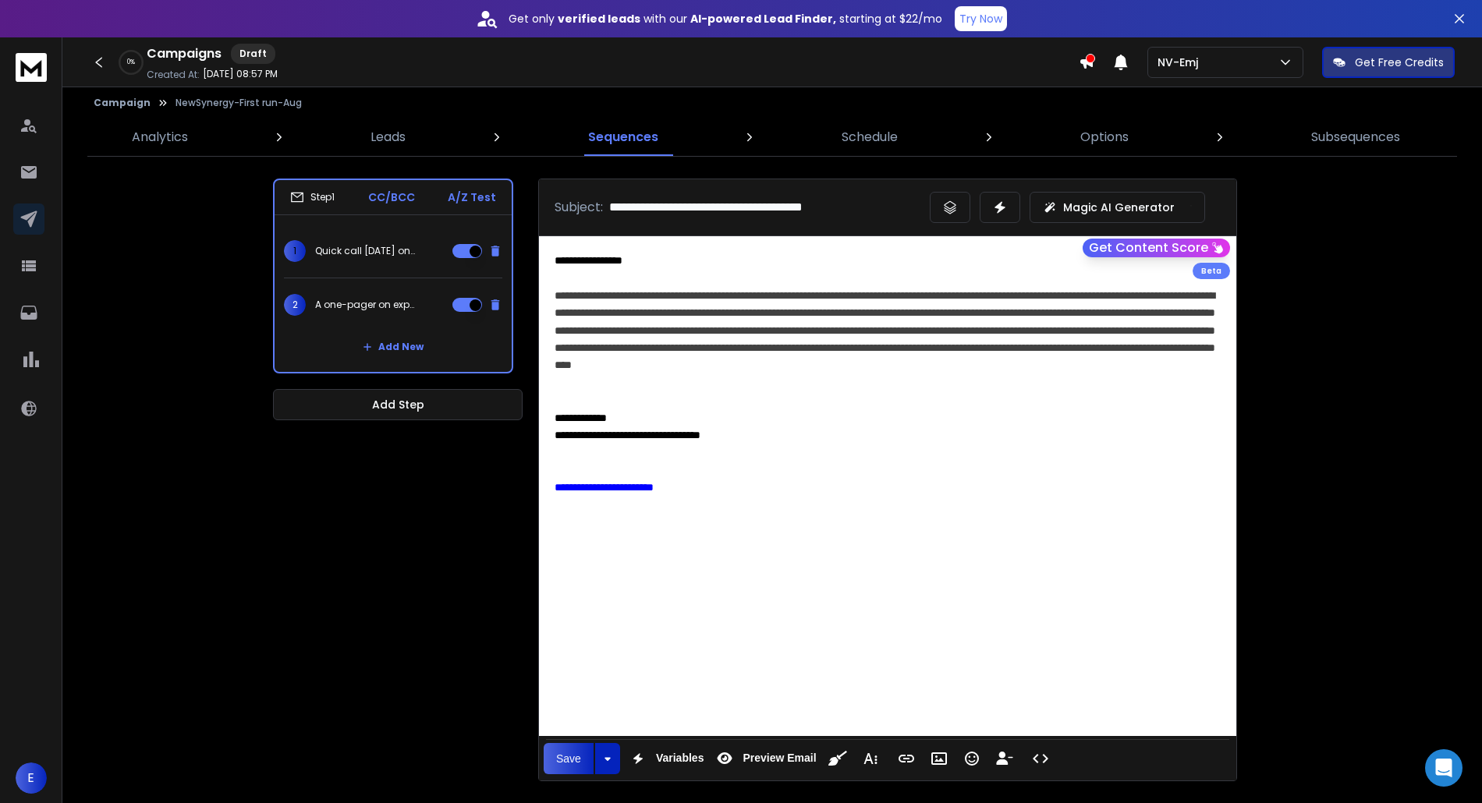
click at [765, 313] on div "**********" at bounding box center [887, 339] width 665 height 105
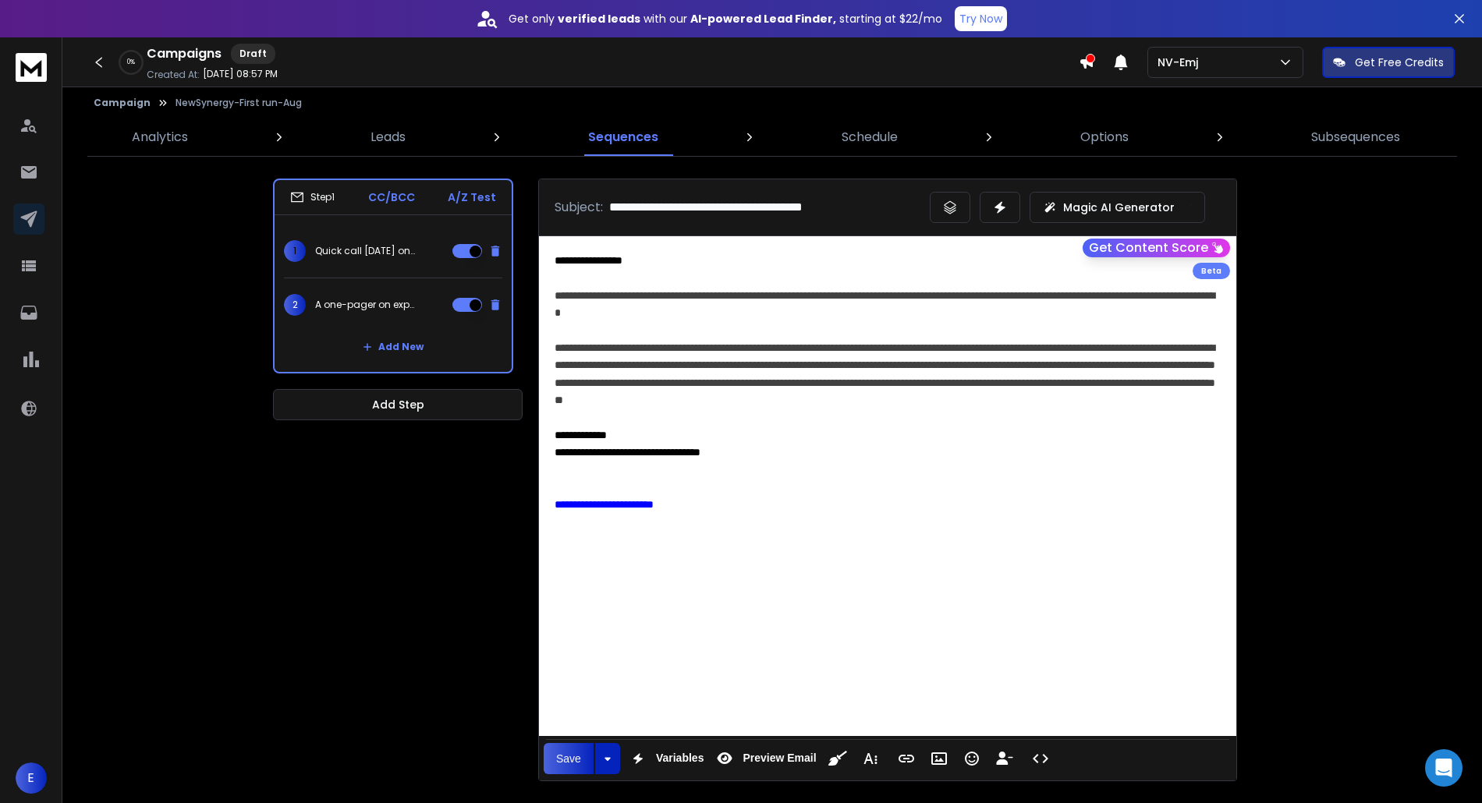
click at [965, 370] on div "**********" at bounding box center [887, 374] width 665 height 70
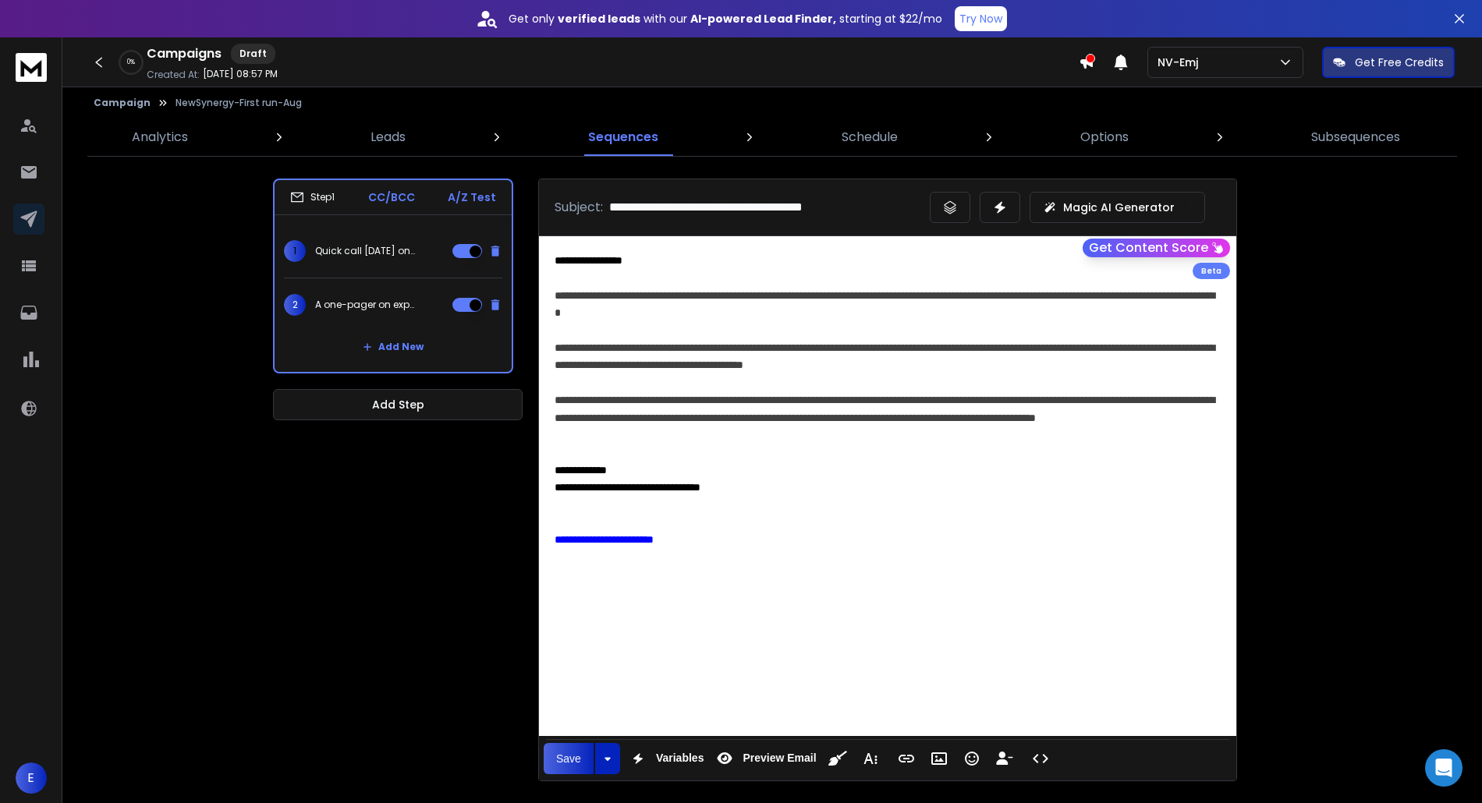
click at [863, 416] on div "**********" at bounding box center [887, 418] width 665 height 52
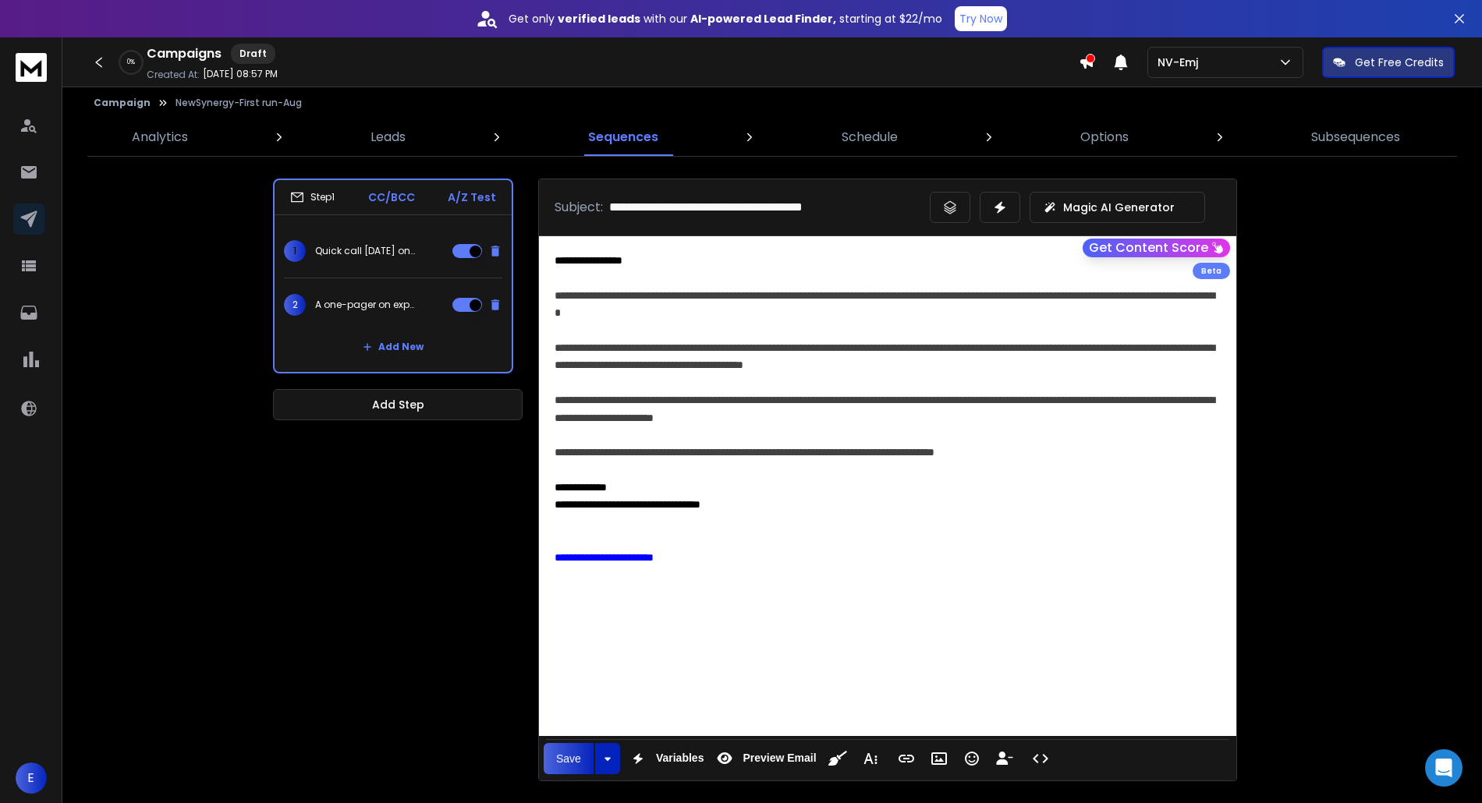
click at [772, 503] on div "**********" at bounding box center [888, 504] width 666 height 17
drag, startPoint x: 769, startPoint y: 504, endPoint x: 663, endPoint y: 507, distance: 106.1
click at [663, 507] on div "**********" at bounding box center [888, 504] width 666 height 17
click at [863, 512] on div "**********" at bounding box center [888, 504] width 666 height 17
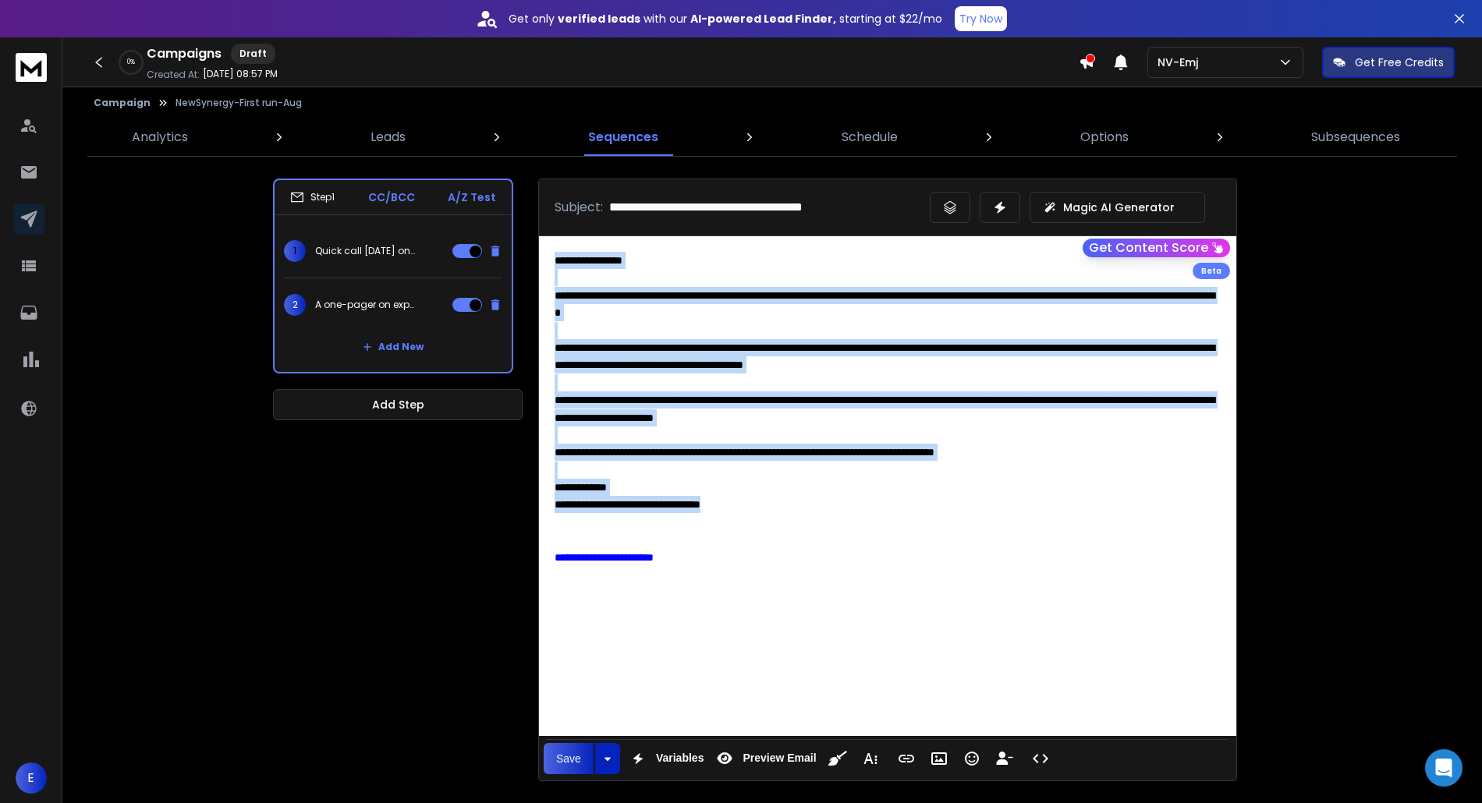
drag, startPoint x: 780, startPoint y: 507, endPoint x: 551, endPoint y: 244, distance: 348.8
click at [551, 244] on div "**********" at bounding box center [887, 486] width 697 height 500
click at [870, 758] on icon "button" at bounding box center [869, 758] width 13 height 11
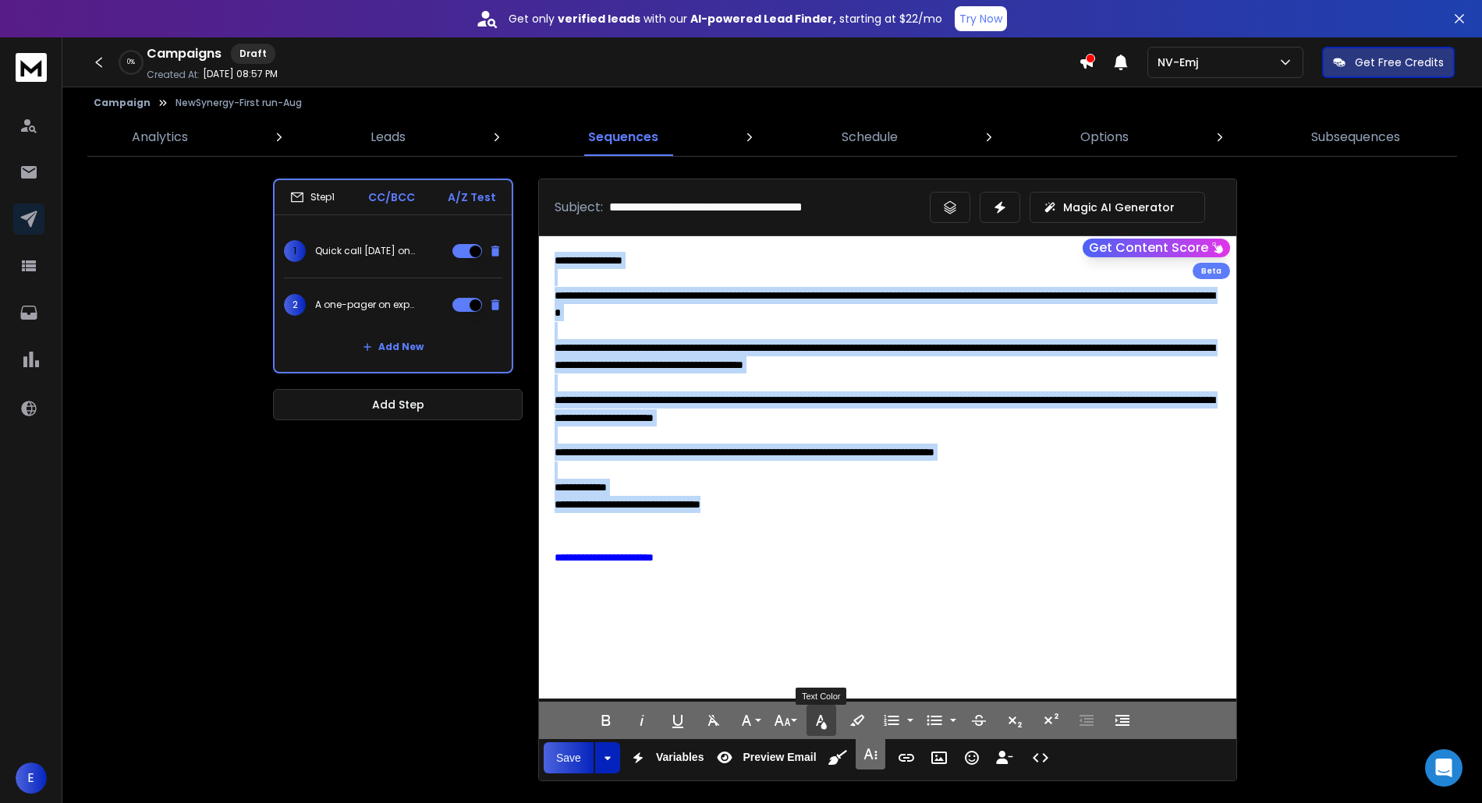
click at [821, 718] on icon "button" at bounding box center [821, 722] width 11 height 14
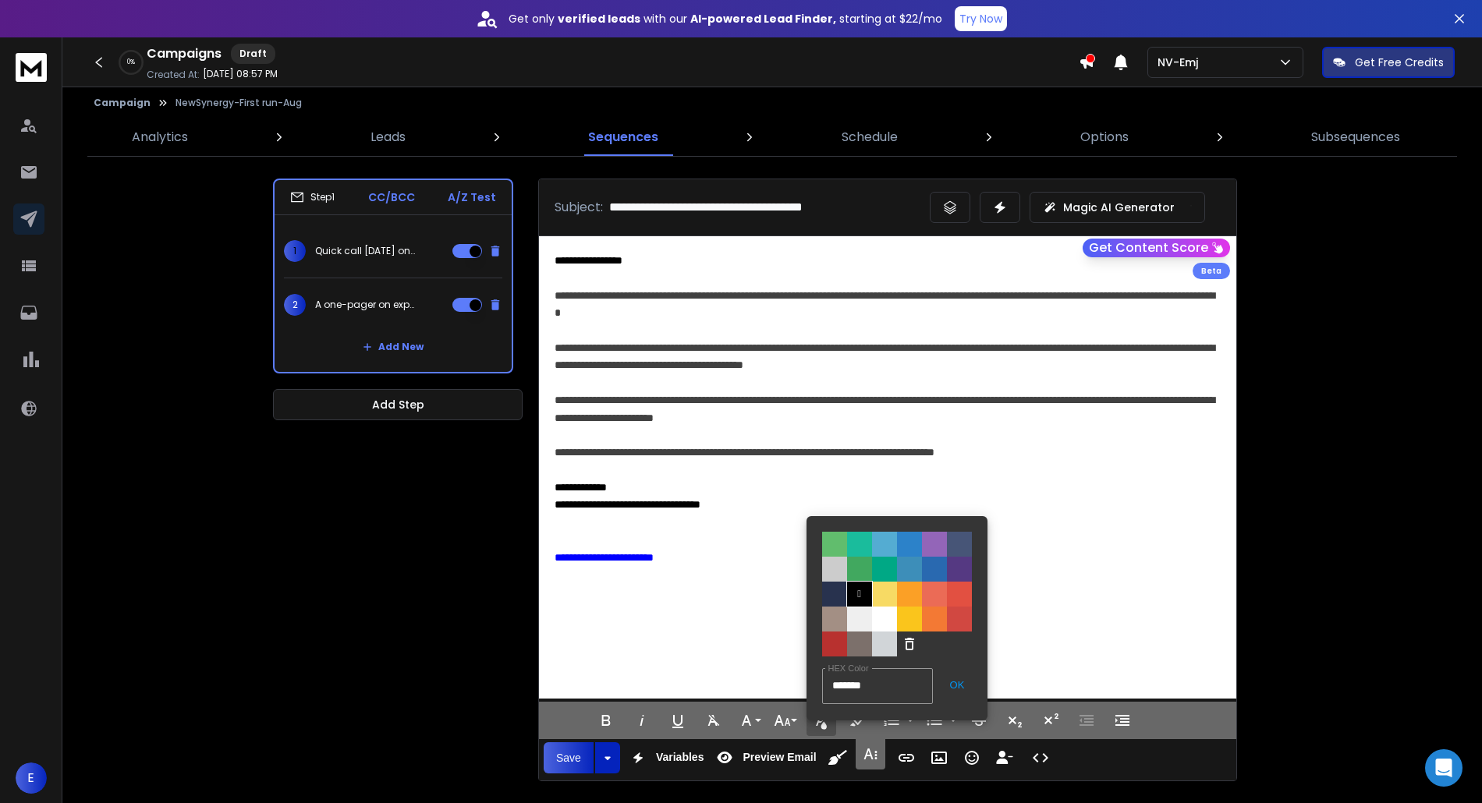
click at [862, 593] on span "" at bounding box center [859, 594] width 25 height 25
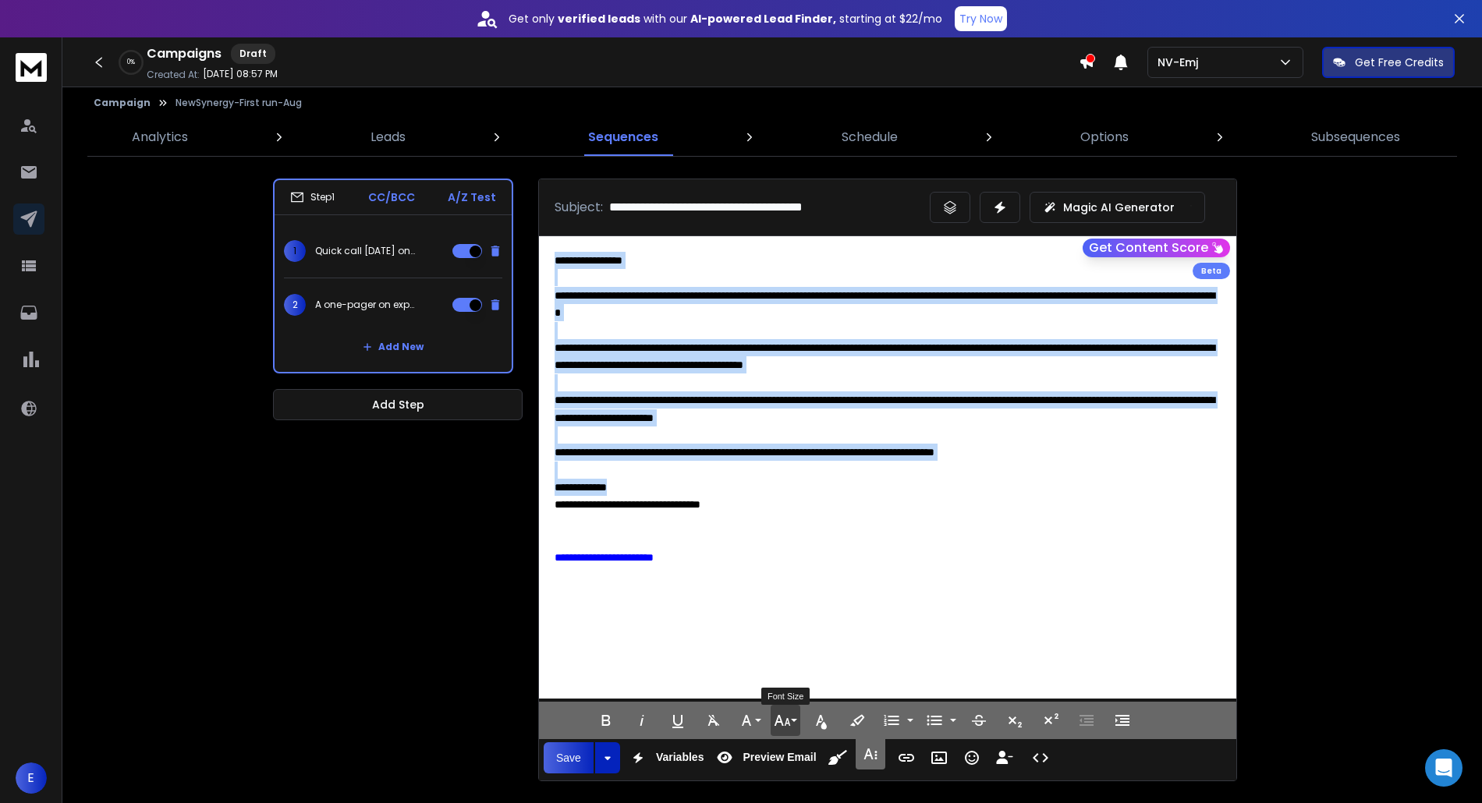
click at [774, 721] on icon "button" at bounding box center [782, 720] width 19 height 19
click at [806, 532] on link "14" at bounding box center [799, 537] width 56 height 23
click at [747, 718] on icon "button" at bounding box center [746, 720] width 9 height 11
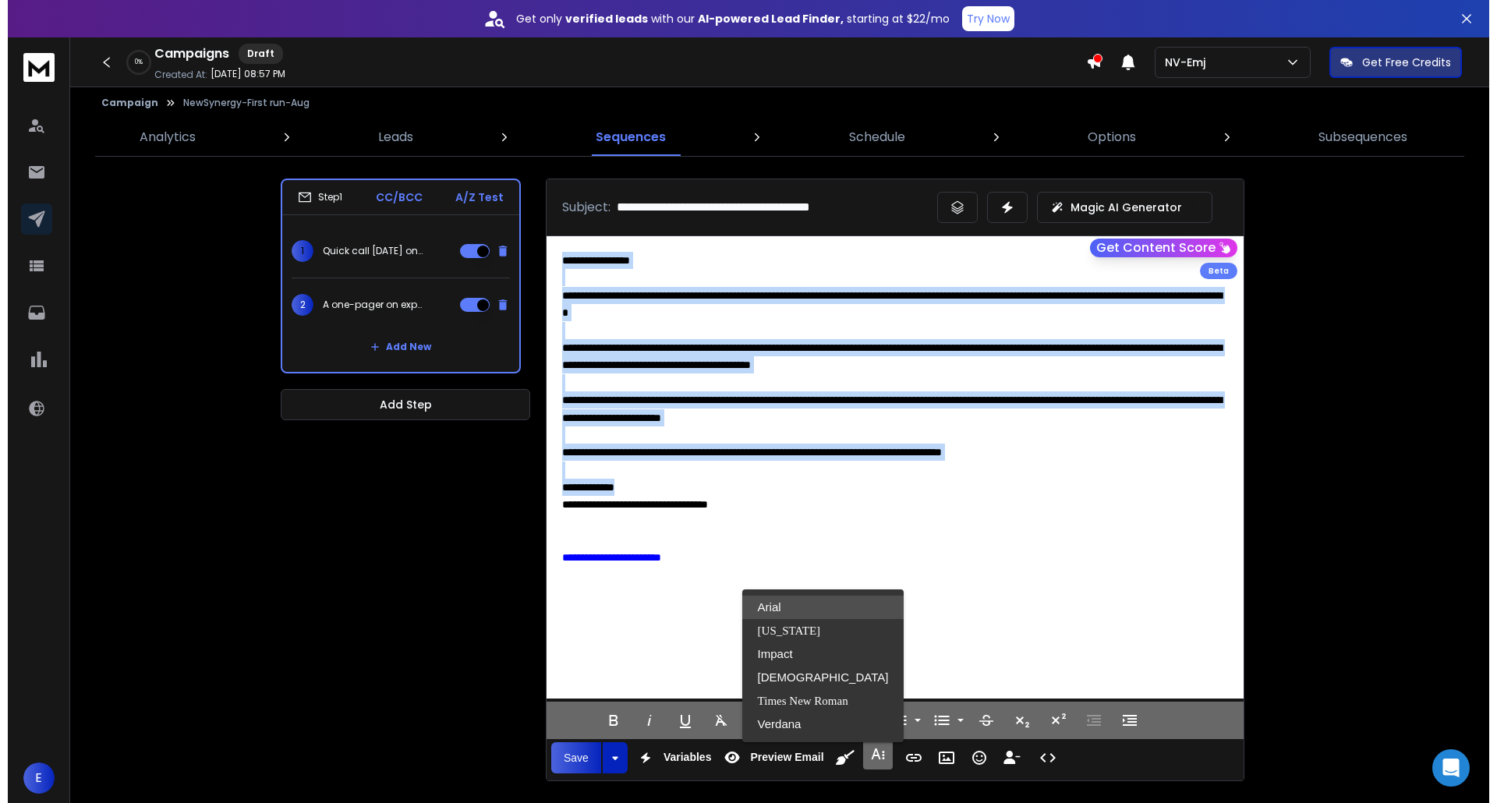
scroll to position [0, 0]
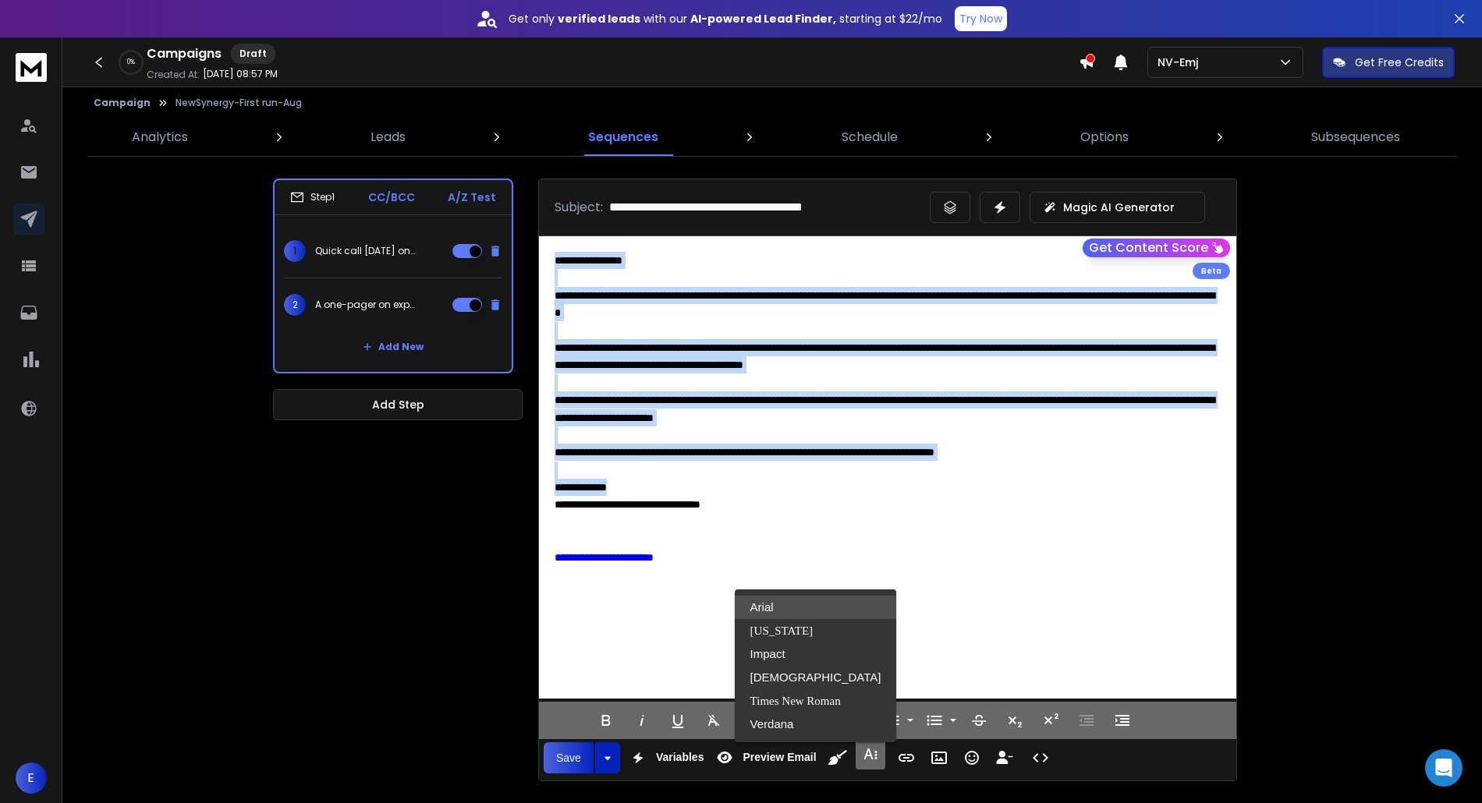
click at [778, 606] on link "Arial" at bounding box center [816, 607] width 162 height 23
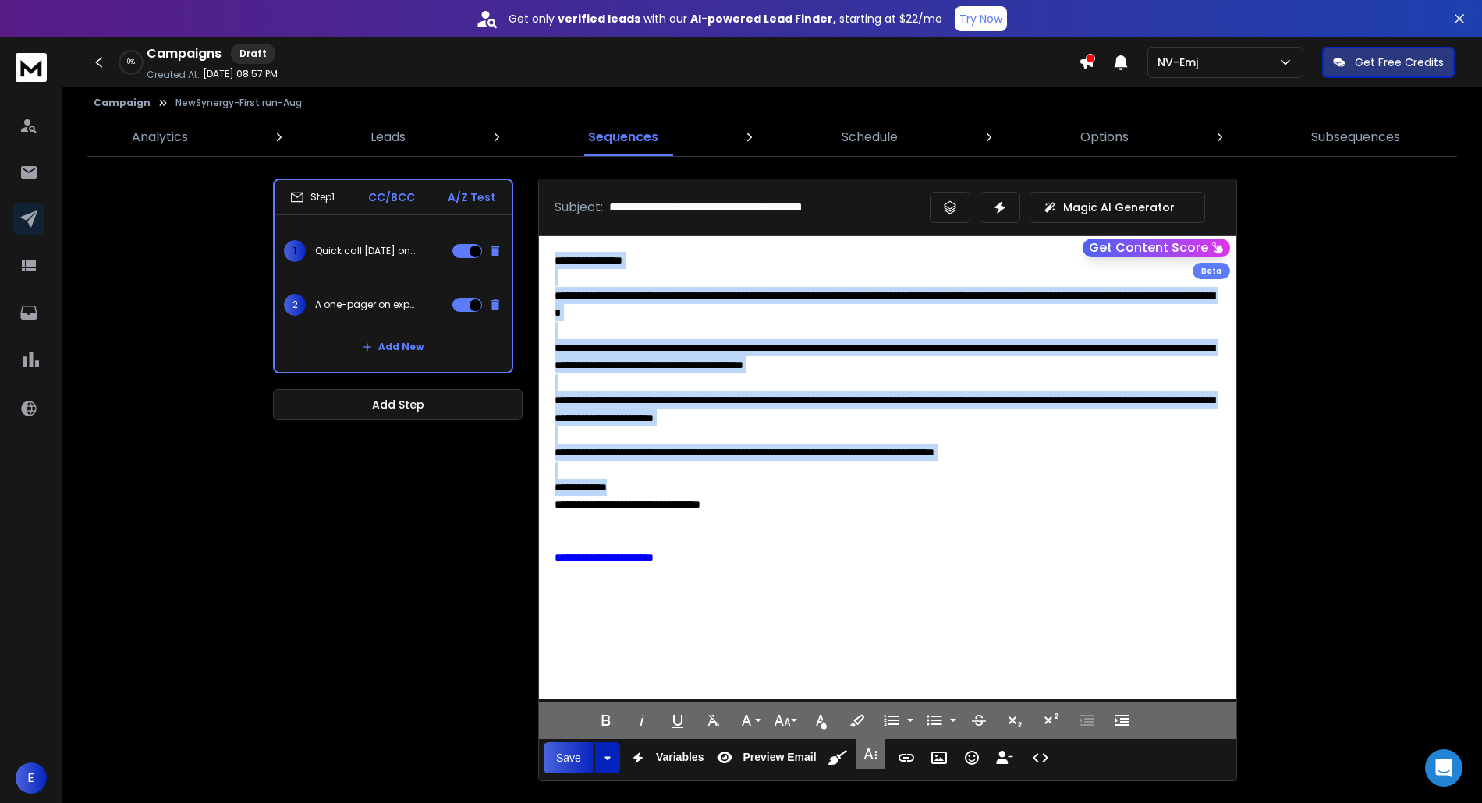
click at [827, 499] on div "**********" at bounding box center [888, 504] width 666 height 17
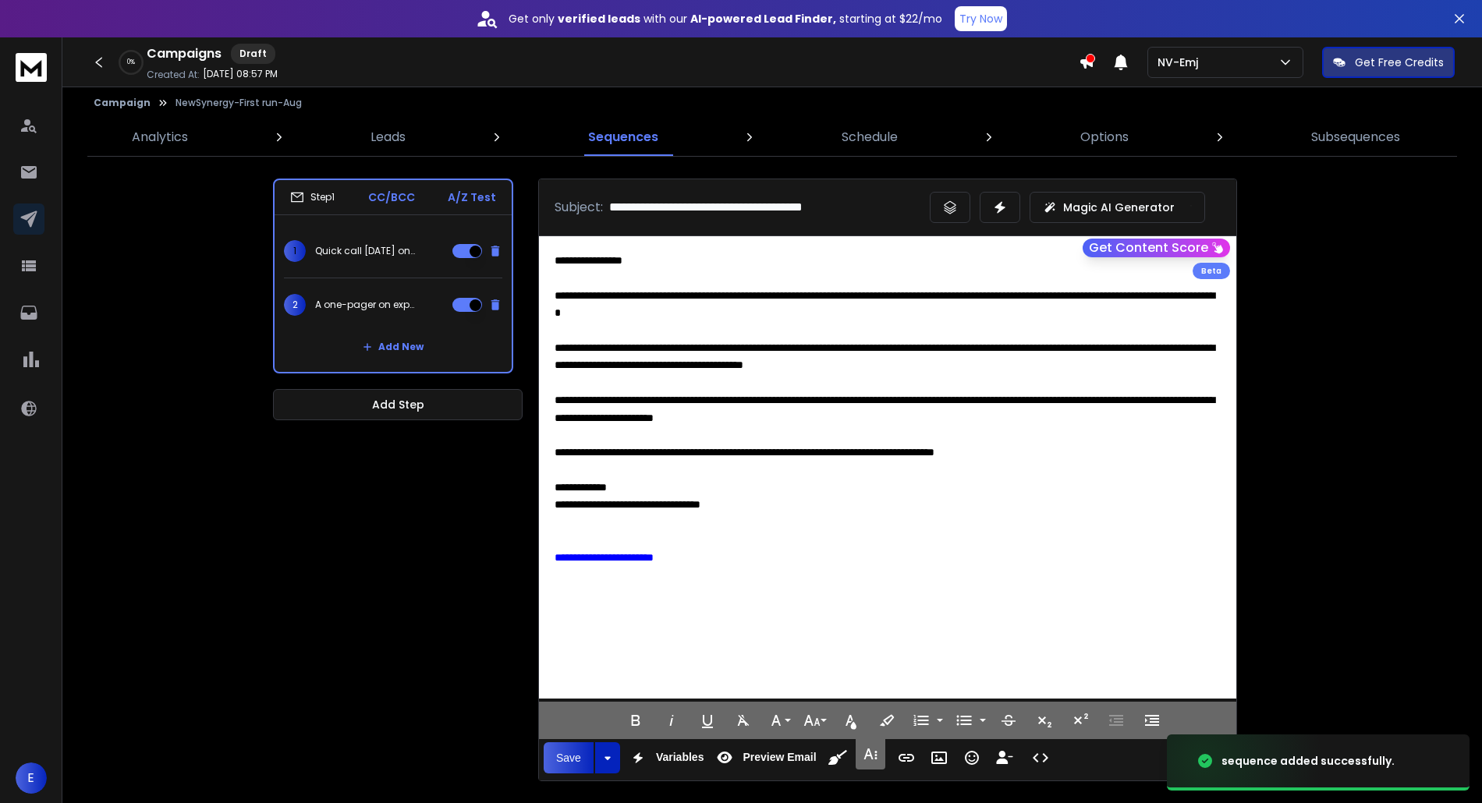
drag, startPoint x: 399, startPoint y: 253, endPoint x: 392, endPoint y: 256, distance: 8.4
click at [398, 253] on p "Quick call next Monday on remediation resources?" at bounding box center [365, 251] width 100 height 12
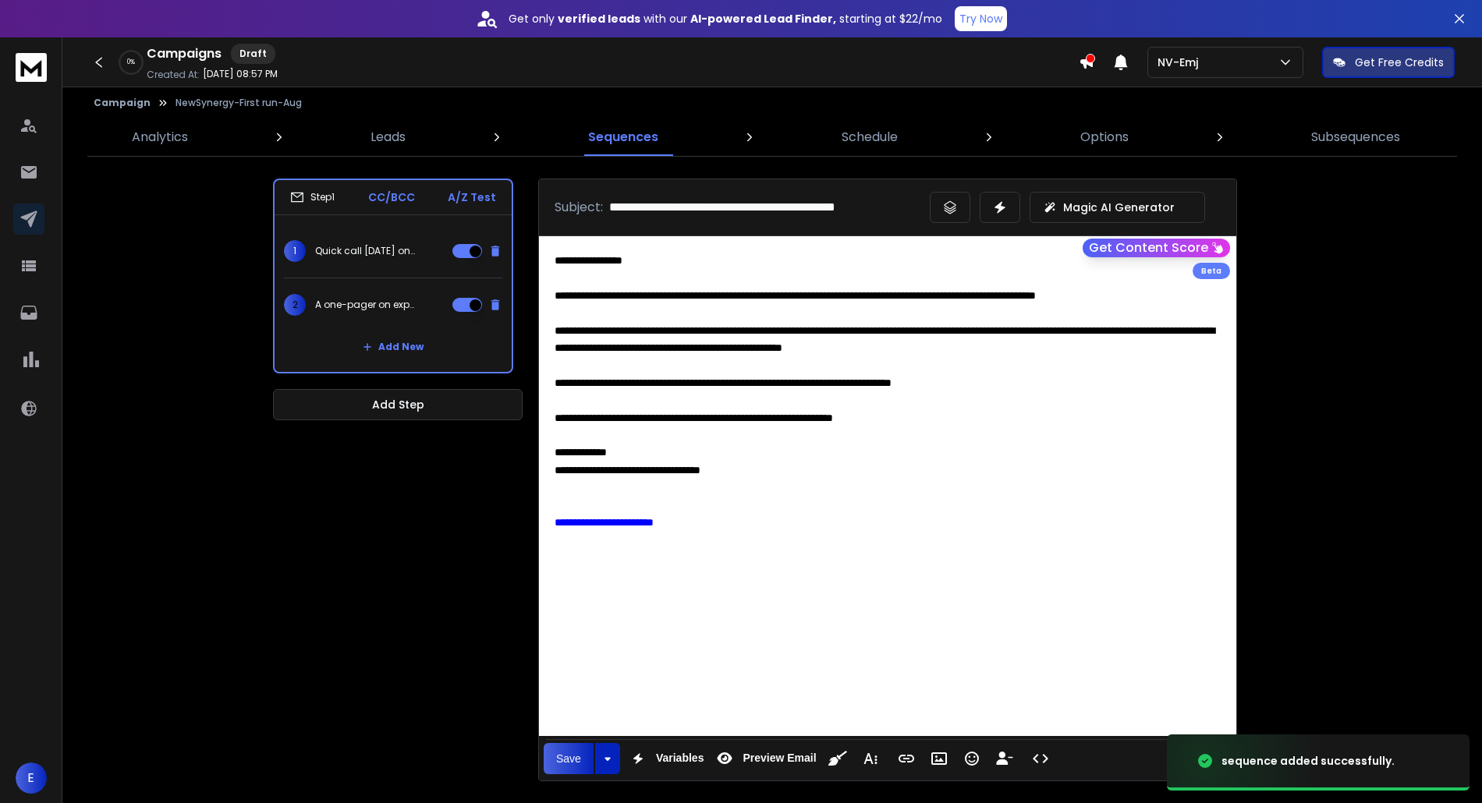
click at [379, 294] on div "2 A one-pager on expert-led 483 remediation" at bounding box center [349, 305] width 131 height 22
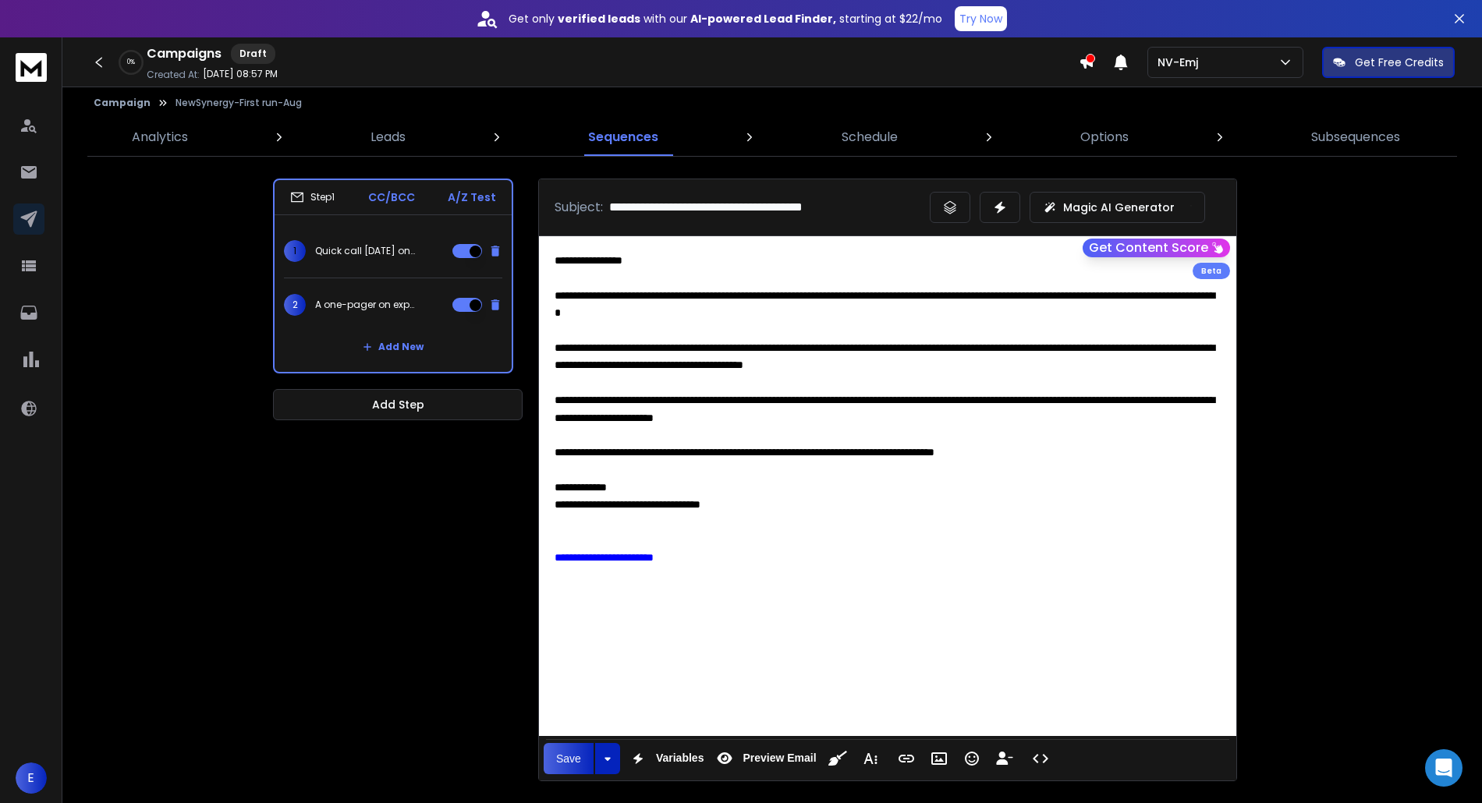
click at [367, 250] on p "Quick call next Monday on remediation resources?" at bounding box center [365, 251] width 100 height 12
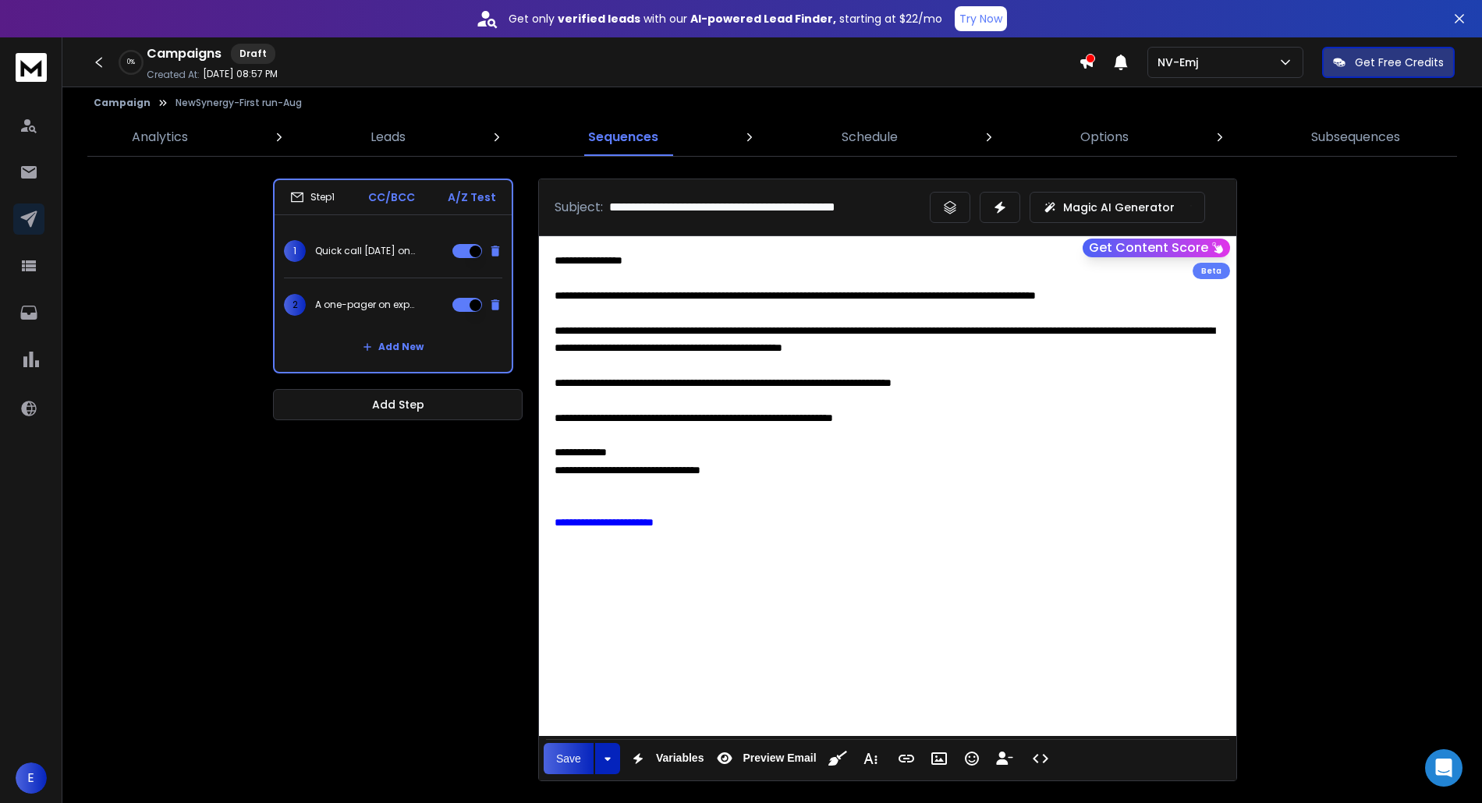
click at [370, 291] on div "2 A one-pager on expert-led 483 remediation" at bounding box center [393, 304] width 218 height 53
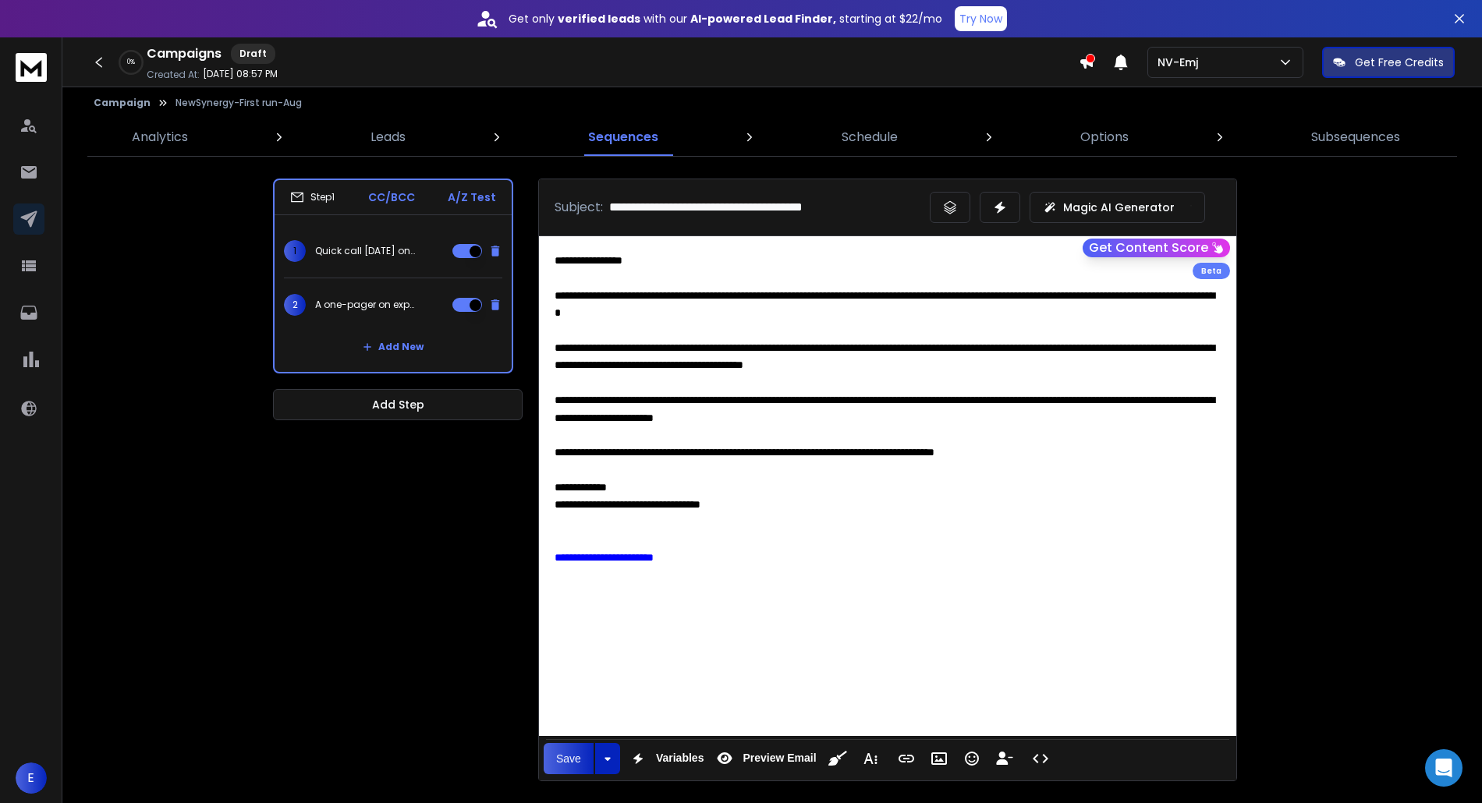
click at [350, 238] on div "1 Quick call next Monday on remediation resources?" at bounding box center [393, 252] width 218 height 54
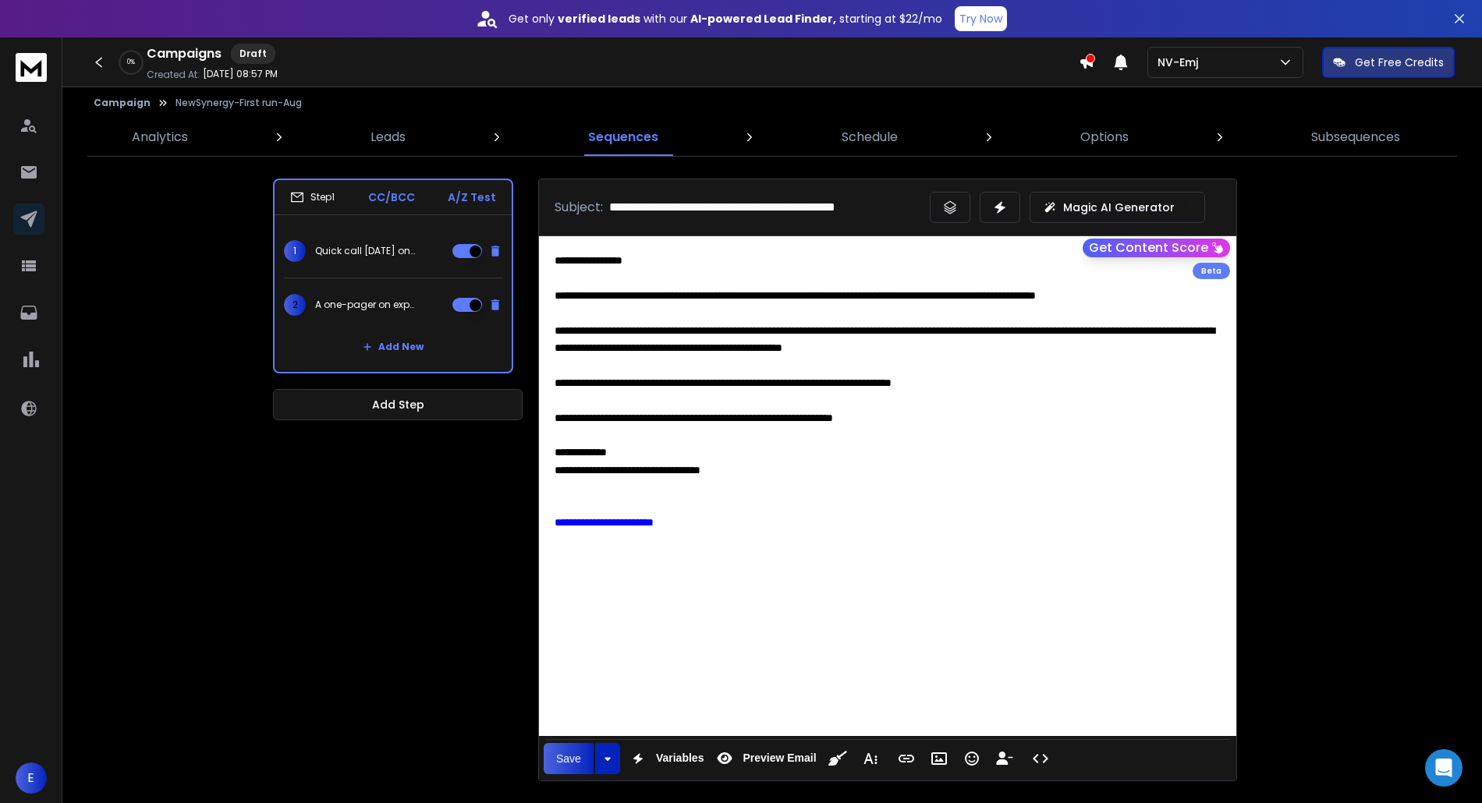
click at [382, 303] on p "A one-pager on expert-led 483 remediation" at bounding box center [365, 305] width 100 height 12
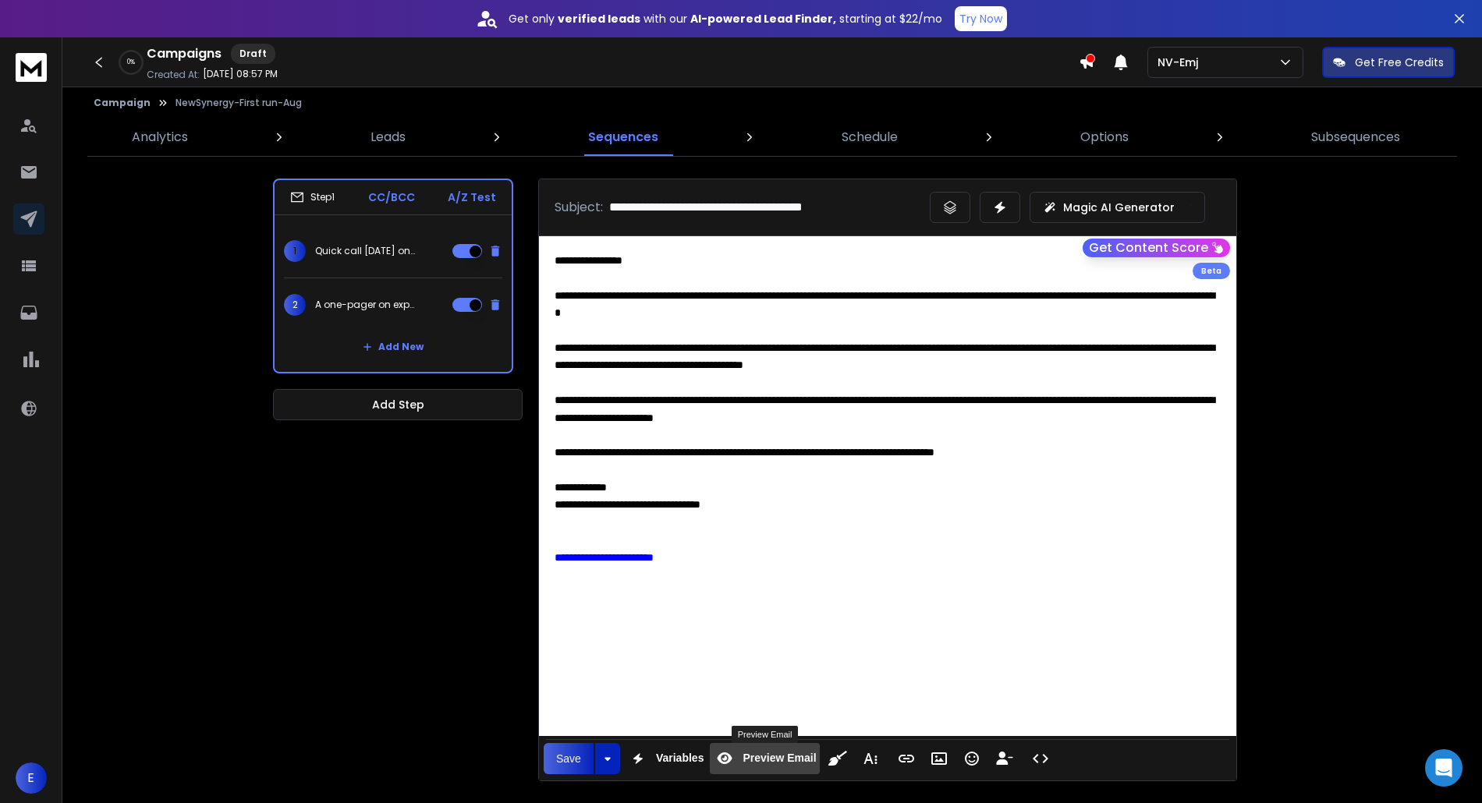
click at [774, 755] on span "Preview Email" at bounding box center [779, 758] width 80 height 13
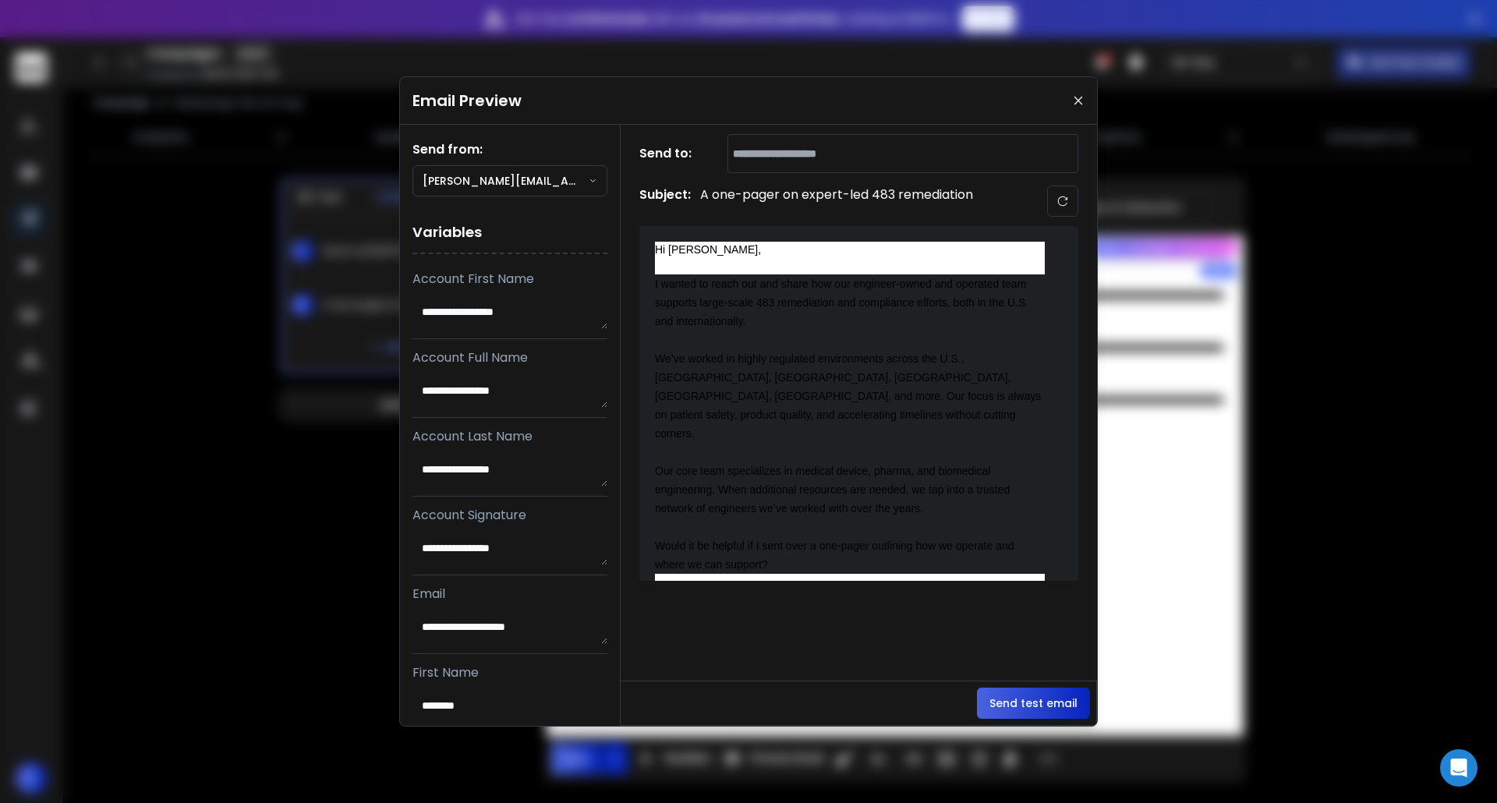
click at [1087, 106] on div "Email Preview" at bounding box center [748, 100] width 697 height 47
click at [1076, 100] on icon at bounding box center [1078, 100] width 12 height 12
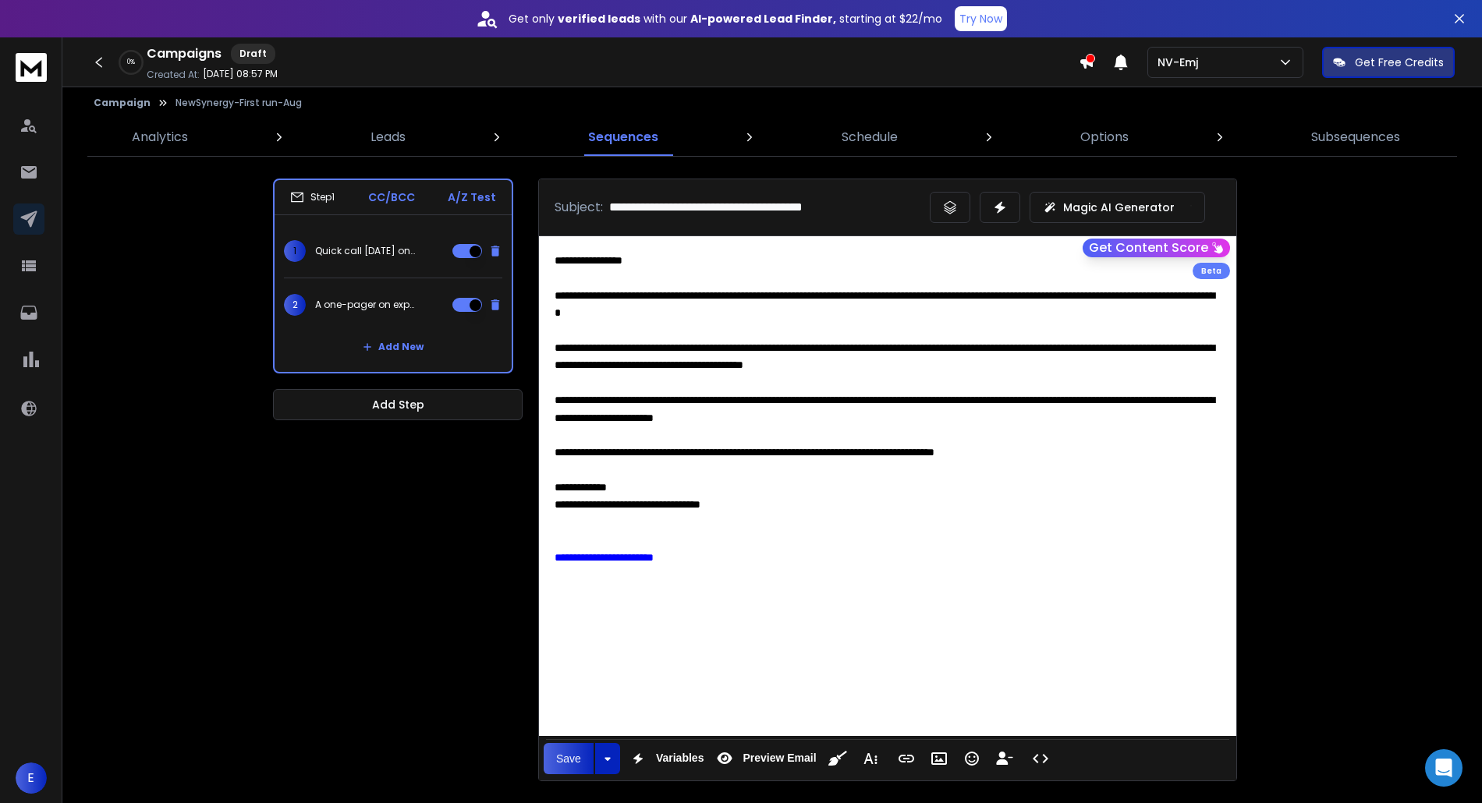
click at [360, 247] on p "Quick call next Monday on remediation resources?" at bounding box center [365, 251] width 100 height 12
type input "**********"
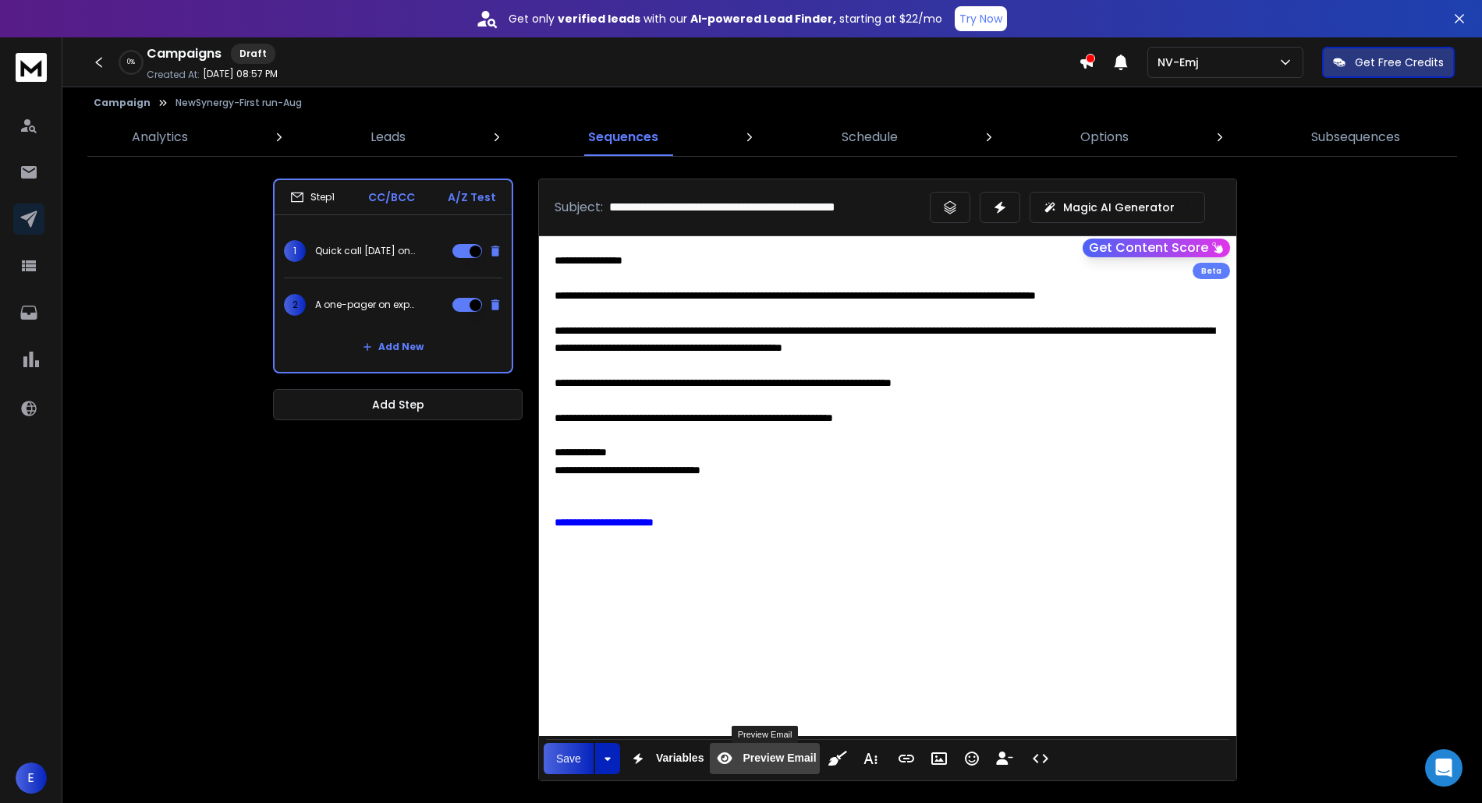
click at [764, 756] on span "Preview Email" at bounding box center [779, 758] width 80 height 13
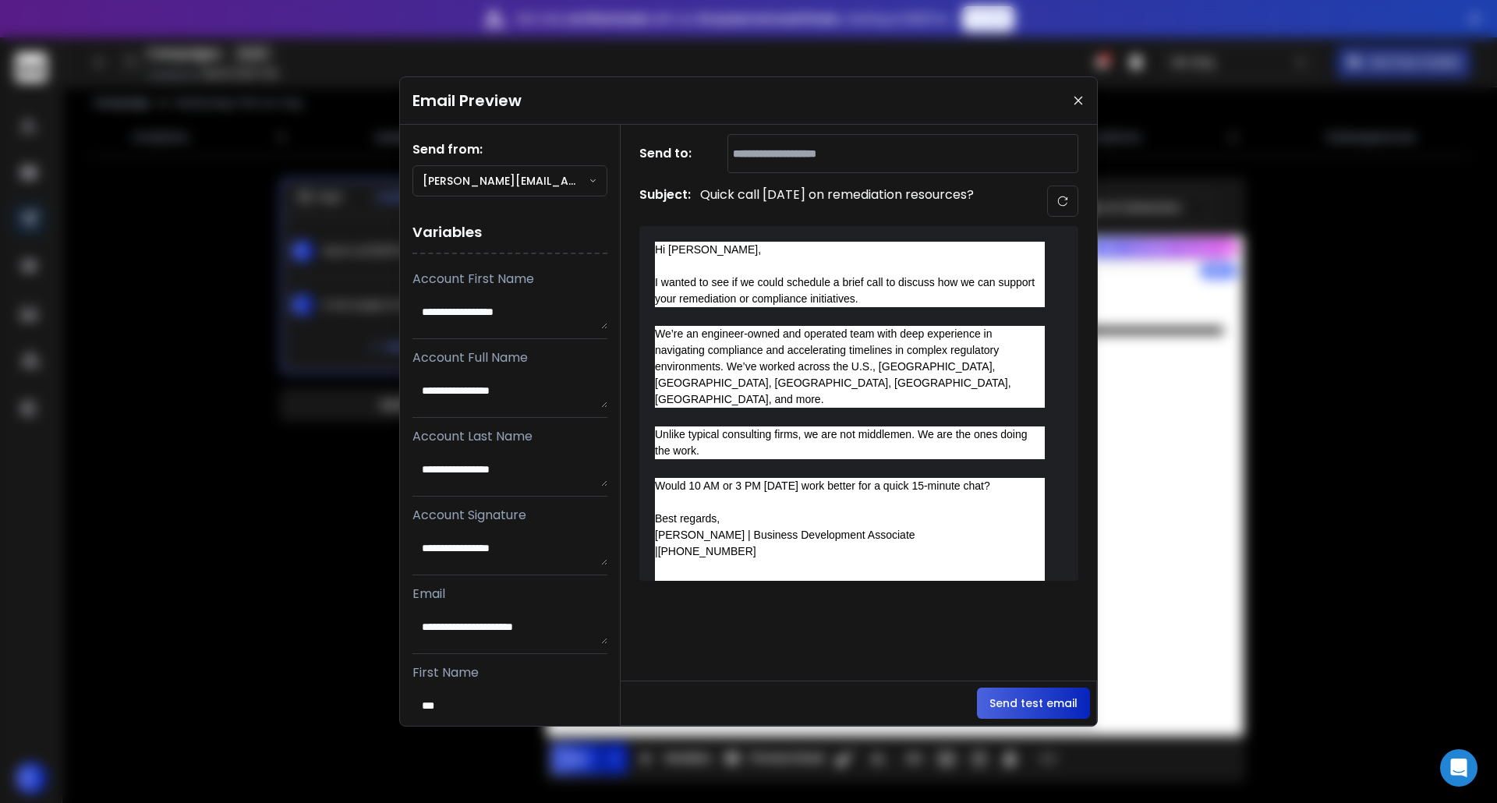
click at [1076, 109] on div "Email Preview" at bounding box center [748, 100] width 697 height 47
click at [1083, 101] on icon at bounding box center [1078, 100] width 12 height 12
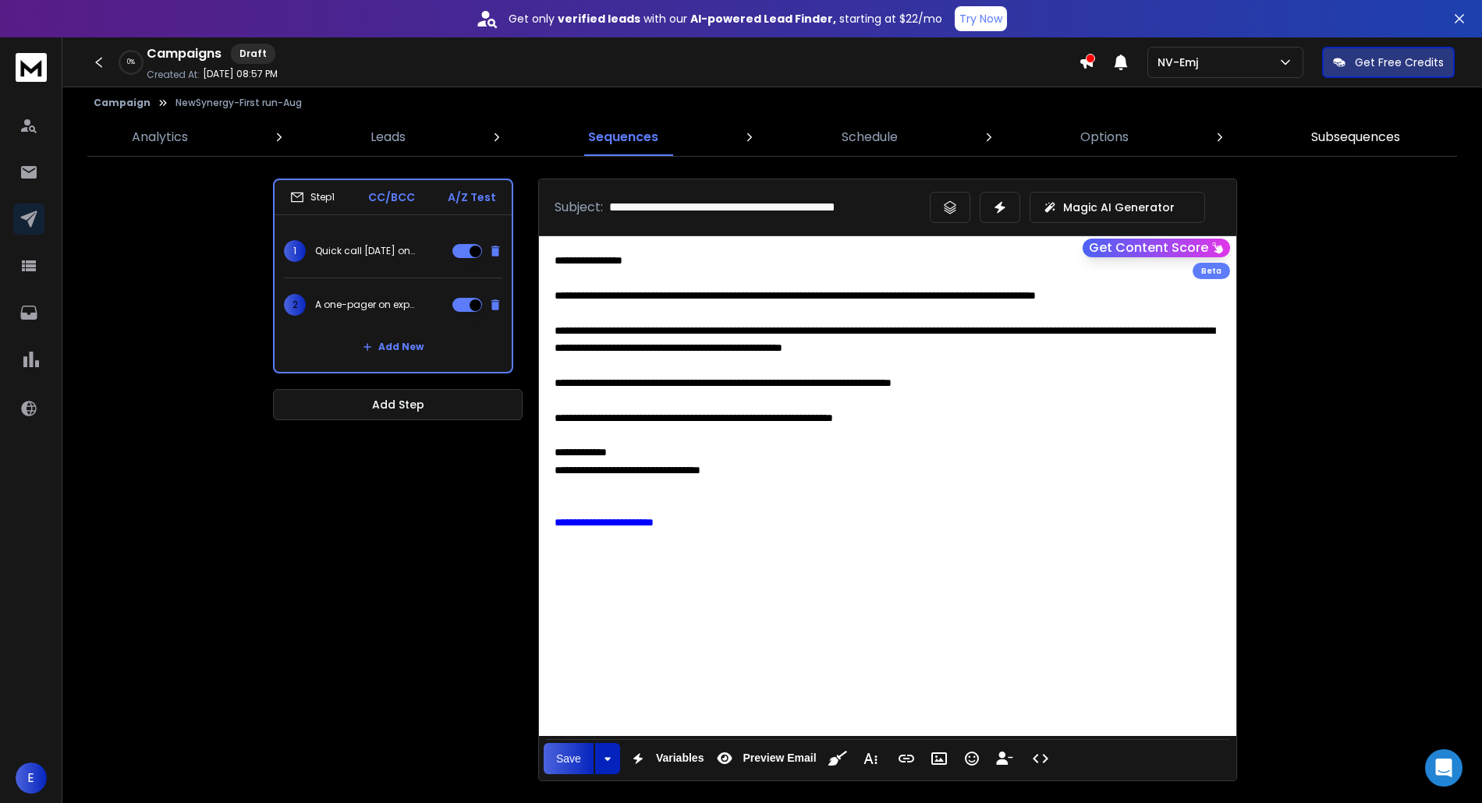
click at [1352, 137] on p "Subsequences" at bounding box center [1355, 137] width 89 height 19
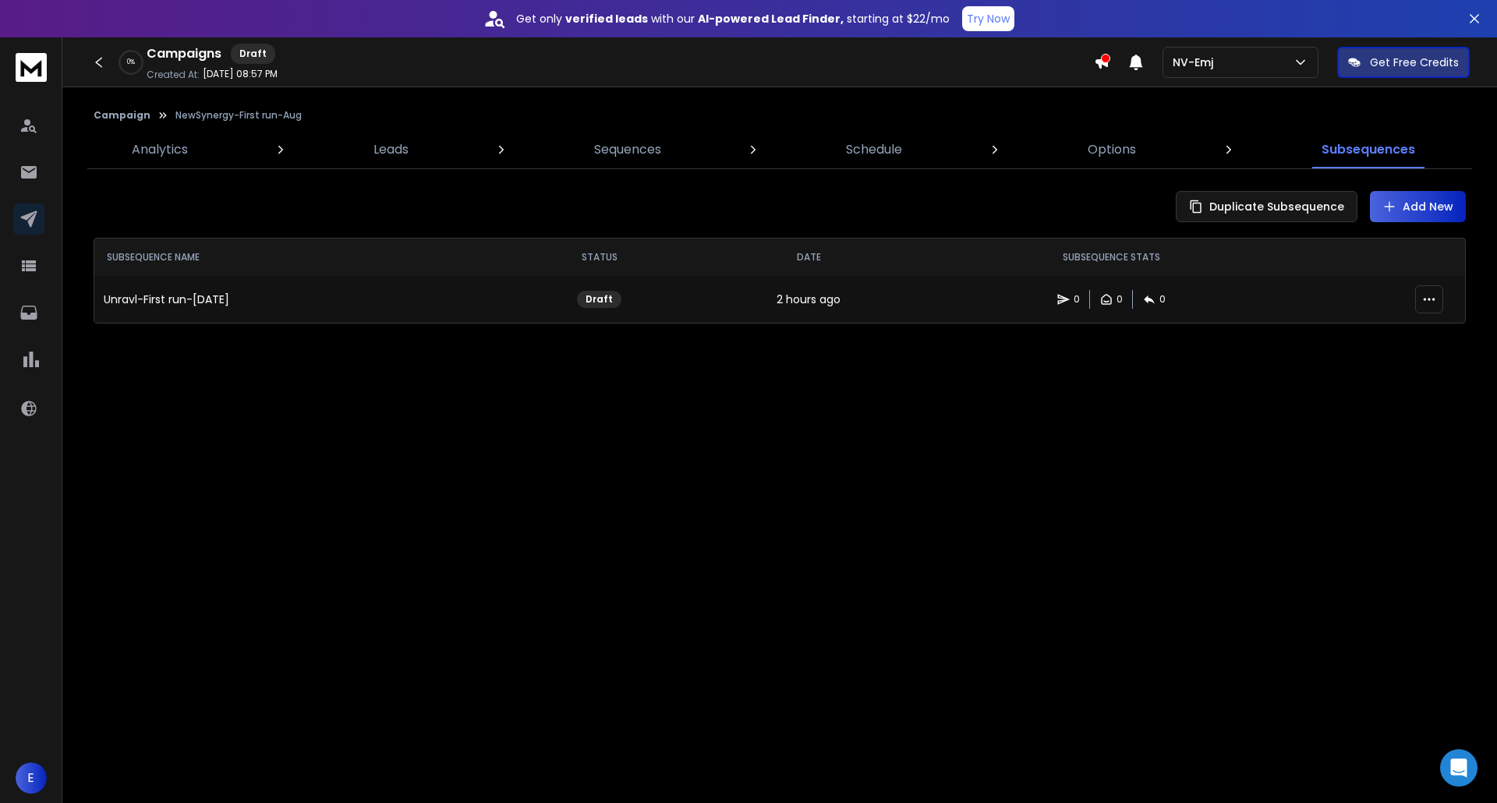
click at [768, 310] on td "2 hours ago" at bounding box center [808, 299] width 237 height 47
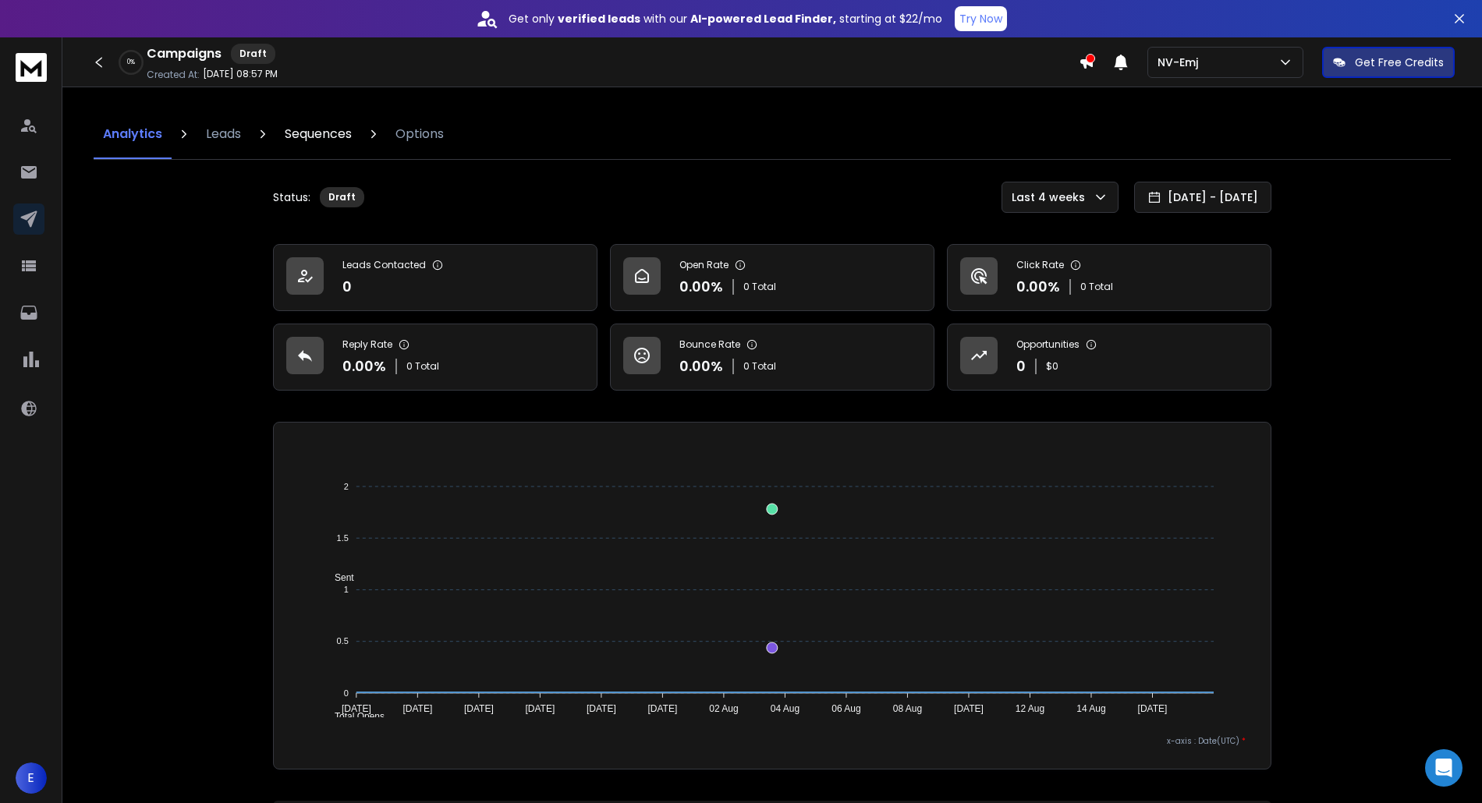
click at [316, 132] on p "Sequences" at bounding box center [318, 134] width 67 height 19
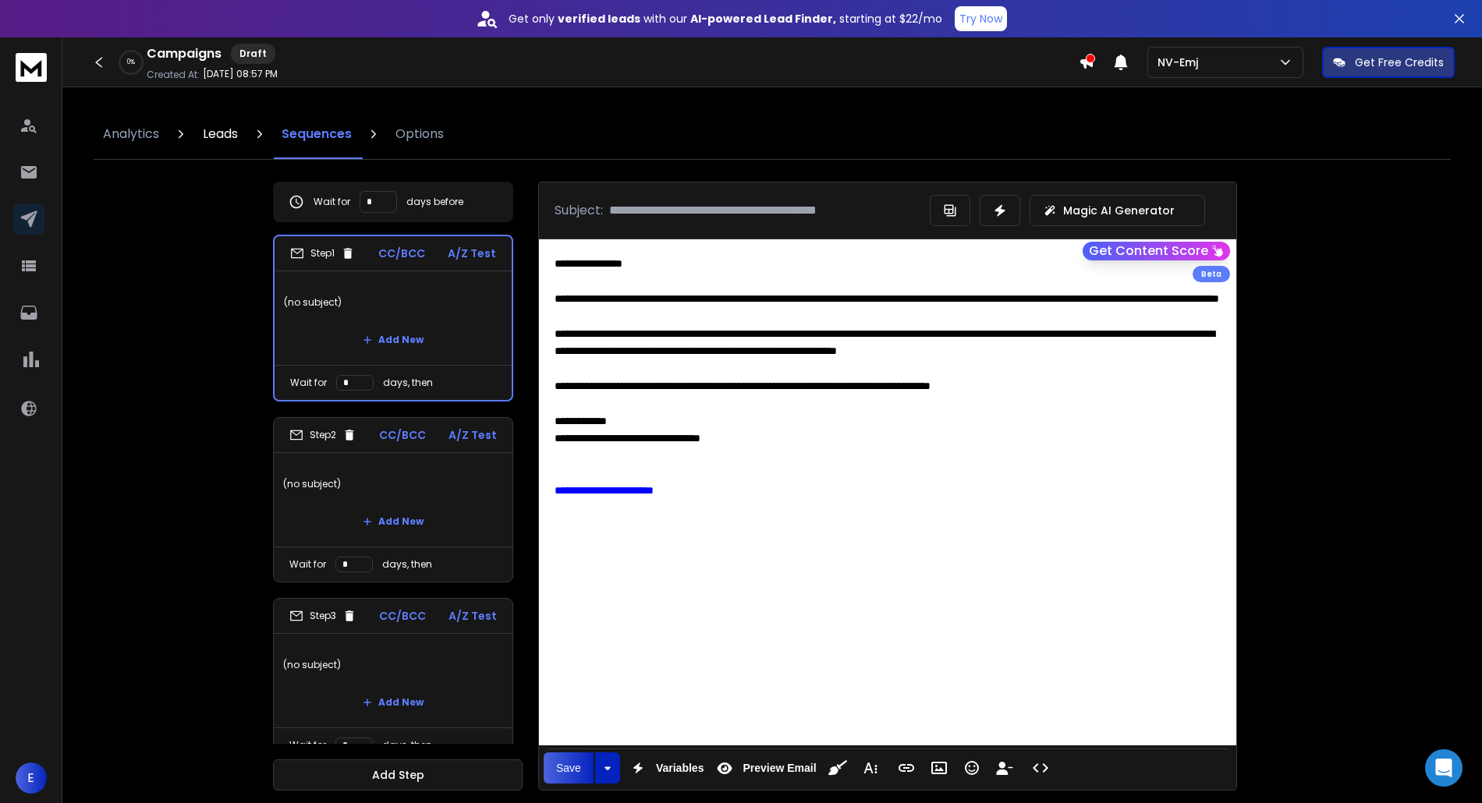
click at [215, 136] on p "Leads" at bounding box center [220, 134] width 35 height 19
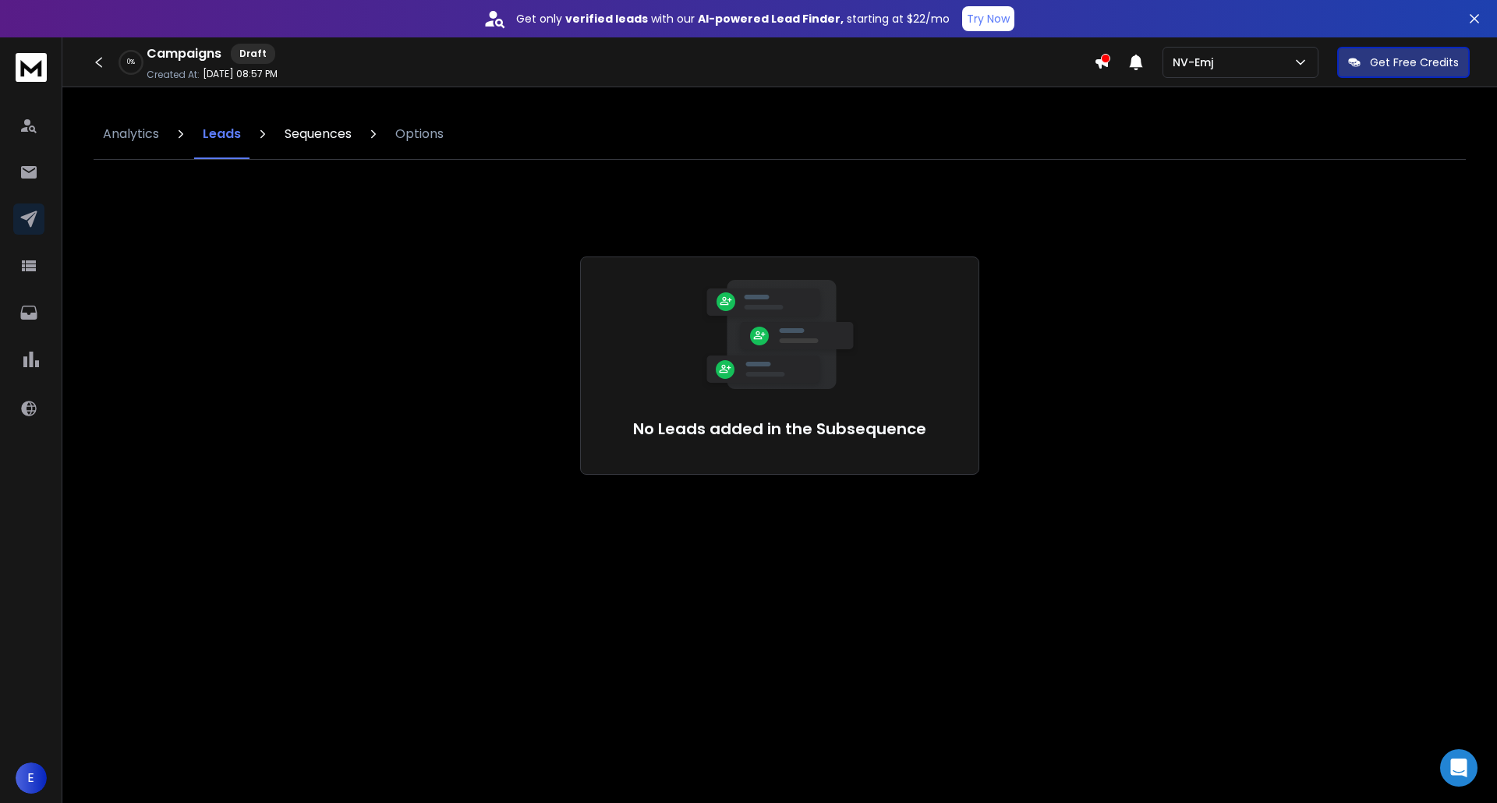
click at [312, 129] on p "Sequences" at bounding box center [318, 134] width 67 height 19
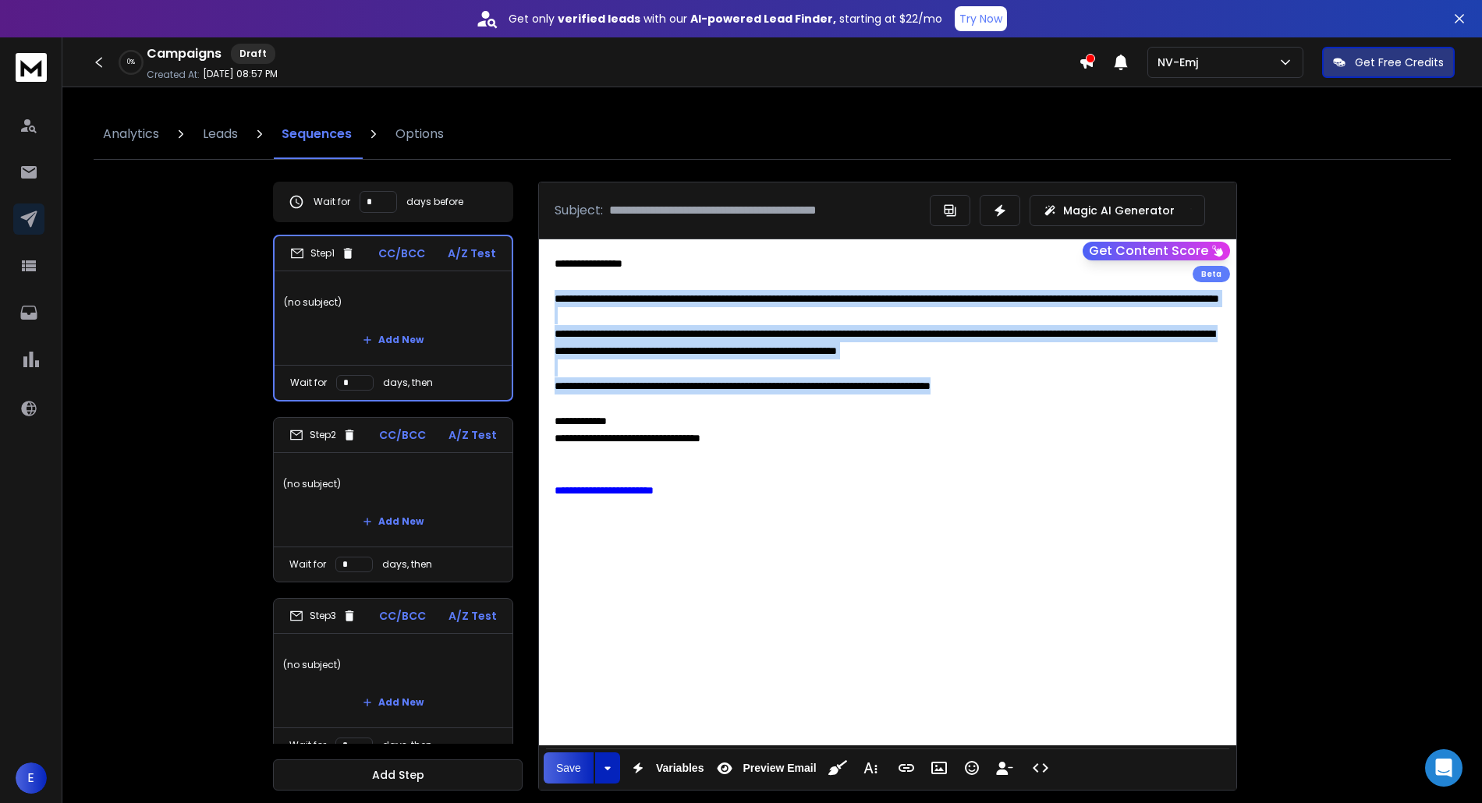
drag, startPoint x: 1015, startPoint y: 407, endPoint x: 556, endPoint y: 303, distance: 470.9
click at [556, 303] on div "**********" at bounding box center [887, 492] width 697 height 506
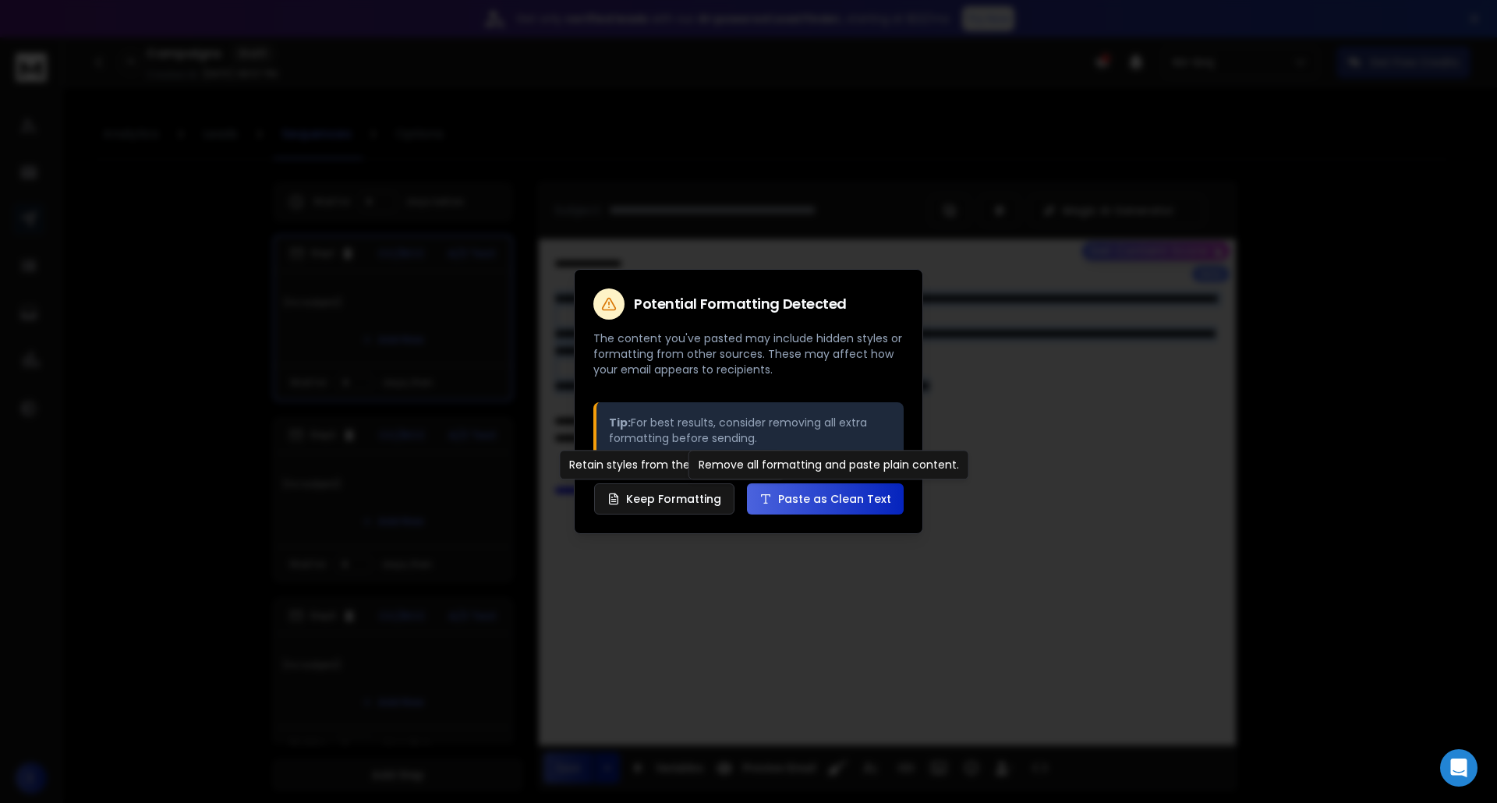
click at [833, 497] on button "Paste as Clean Text" at bounding box center [825, 499] width 157 height 31
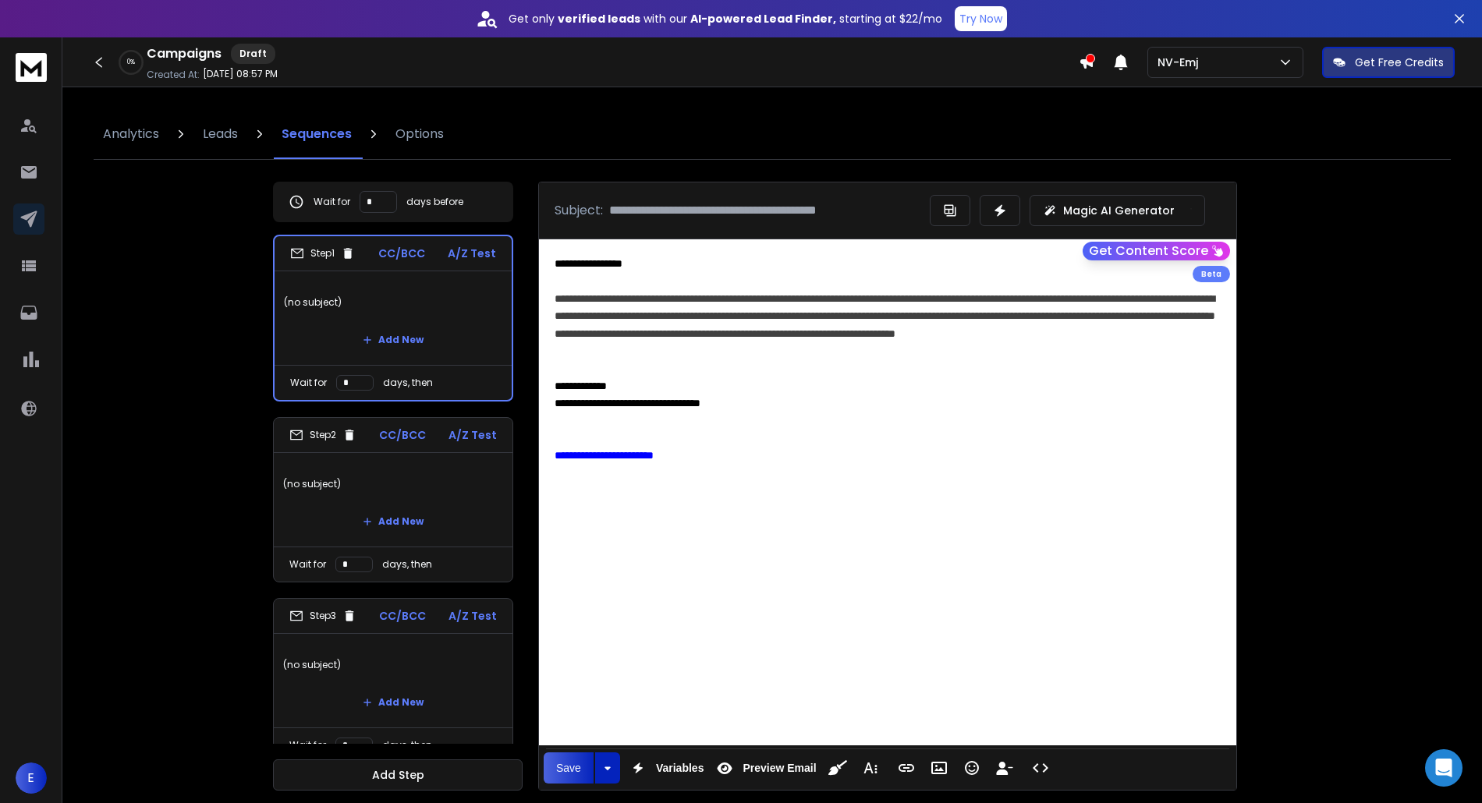
click at [762, 322] on div "**********" at bounding box center [887, 325] width 665 height 70
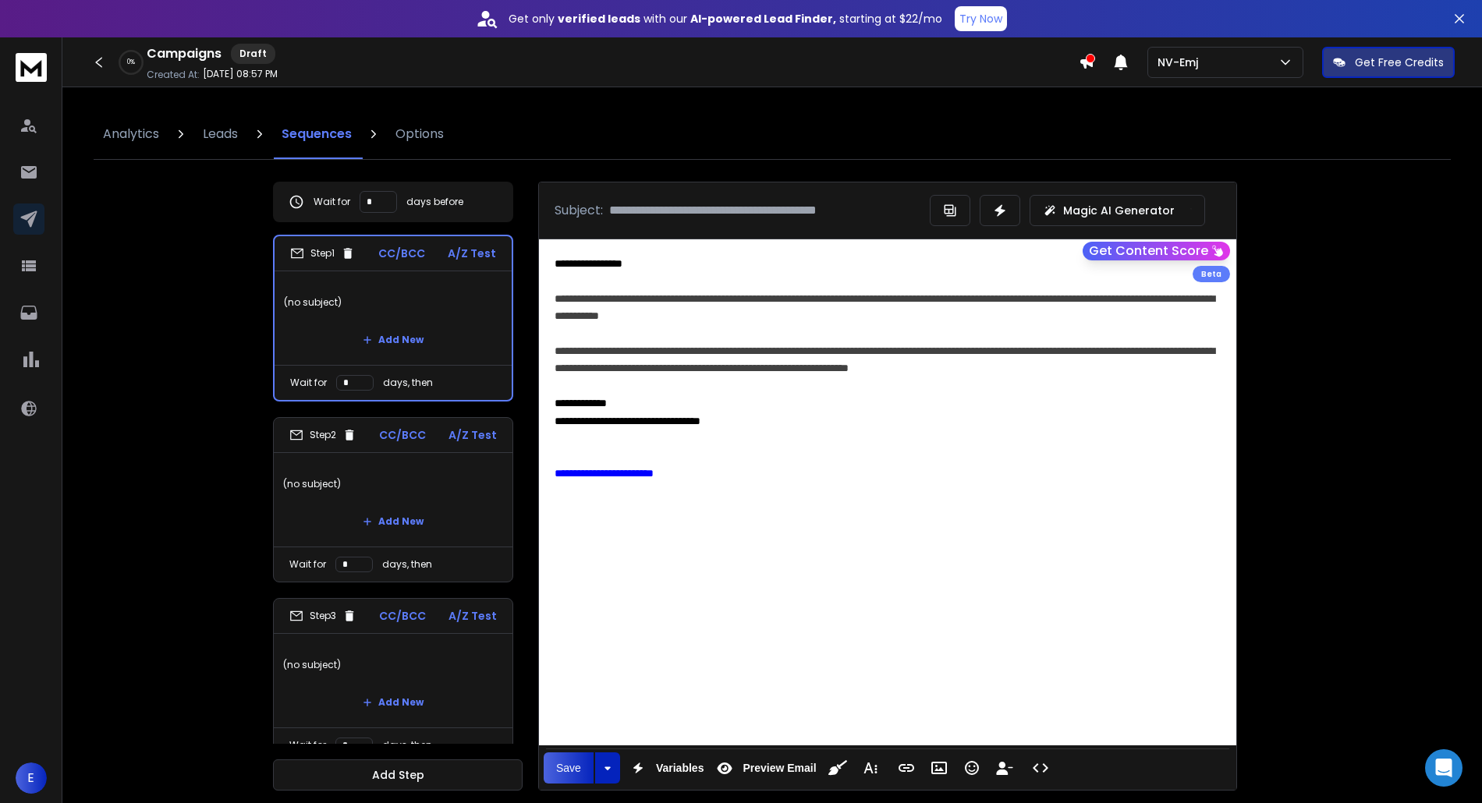
click at [683, 371] on div "**********" at bounding box center [887, 359] width 665 height 35
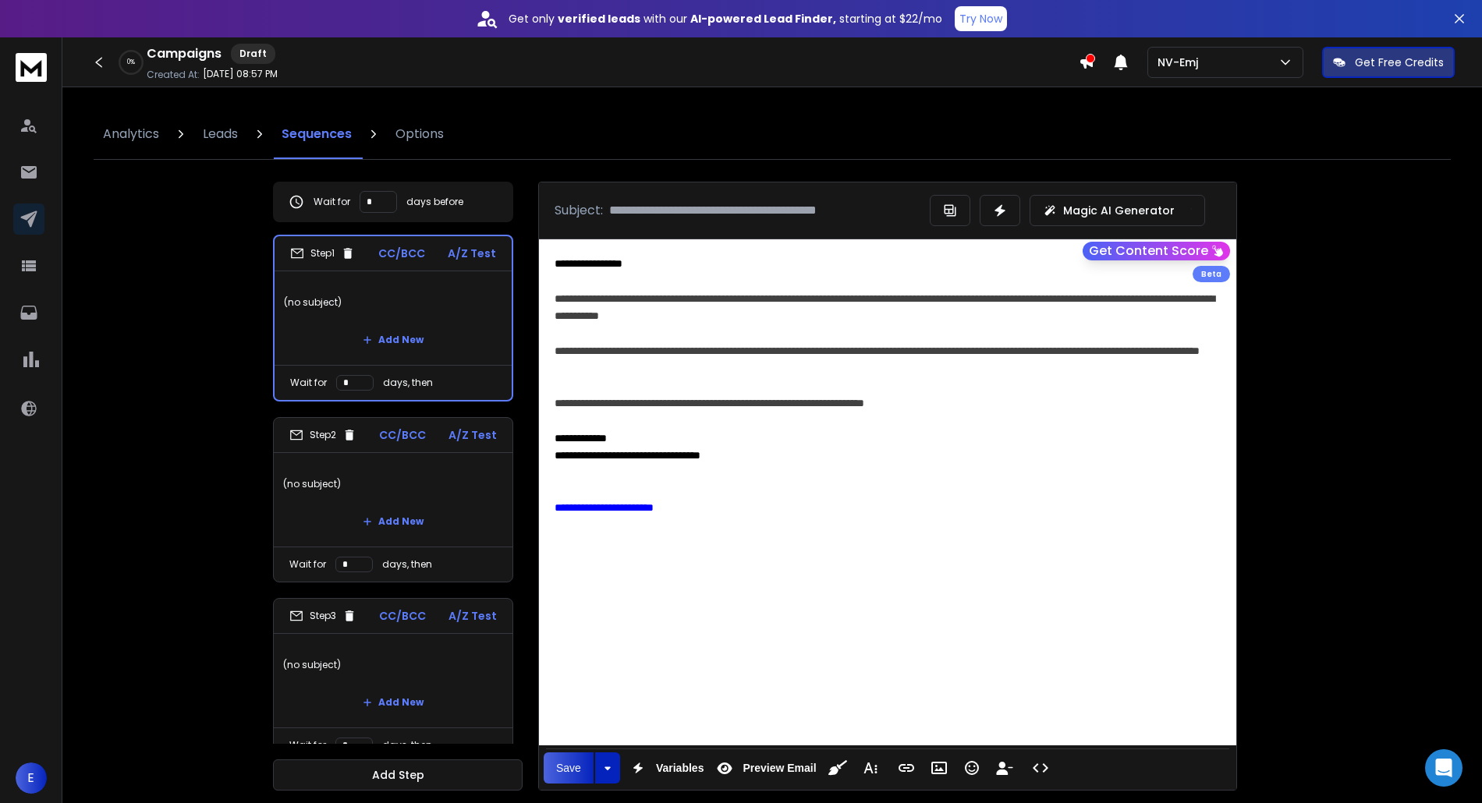
click at [756, 465] on div at bounding box center [888, 473] width 666 height 17
drag, startPoint x: 757, startPoint y: 457, endPoint x: 664, endPoint y: 459, distance: 92.0
click at [664, 459] on div "**********" at bounding box center [888, 455] width 666 height 17
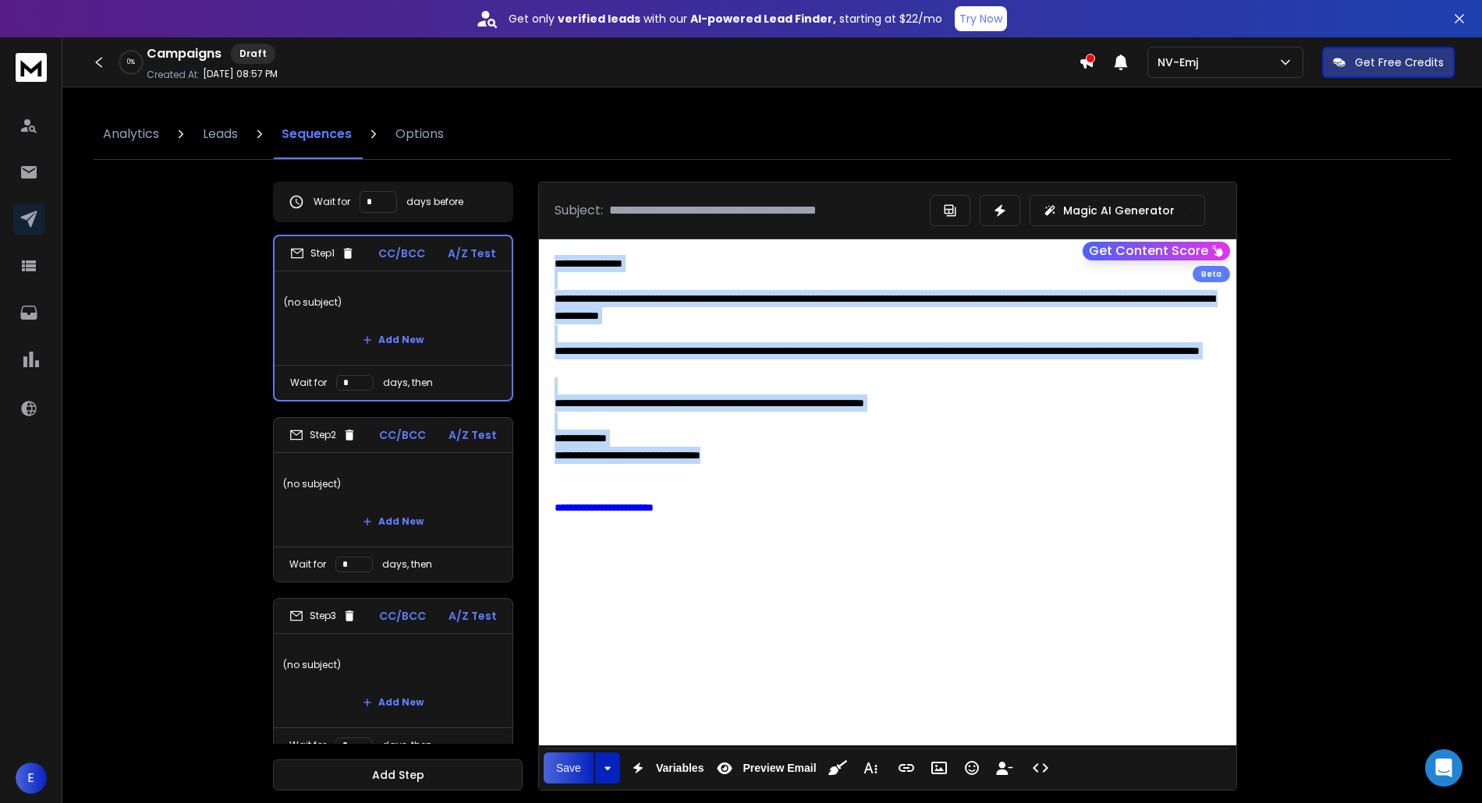
drag, startPoint x: 774, startPoint y: 462, endPoint x: 540, endPoint y: 242, distance: 321.1
click at [540, 242] on div "**********" at bounding box center [887, 492] width 697 height 506
click at [870, 761] on icon "button" at bounding box center [870, 768] width 19 height 19
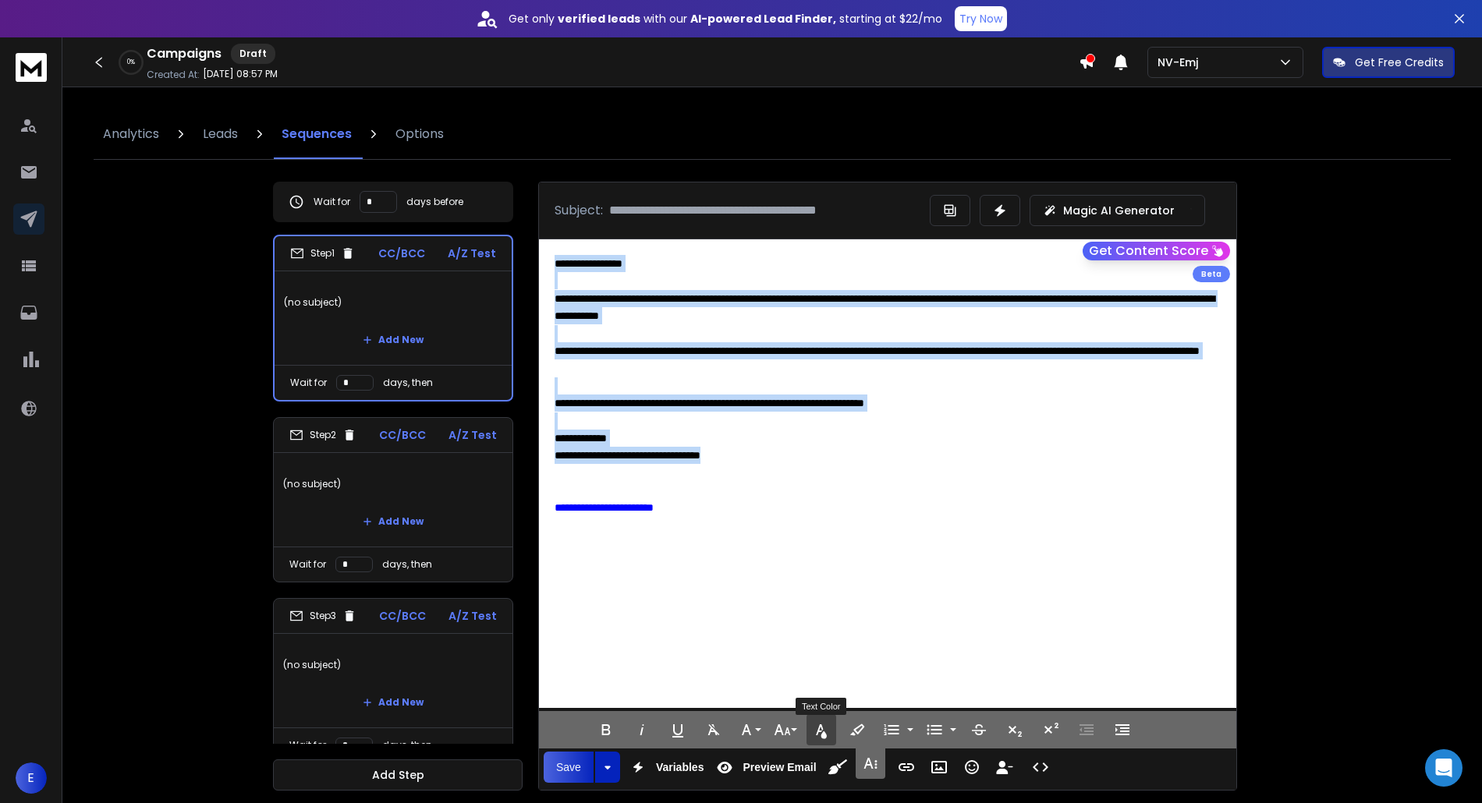
click at [819, 721] on icon "button" at bounding box center [821, 730] width 19 height 19
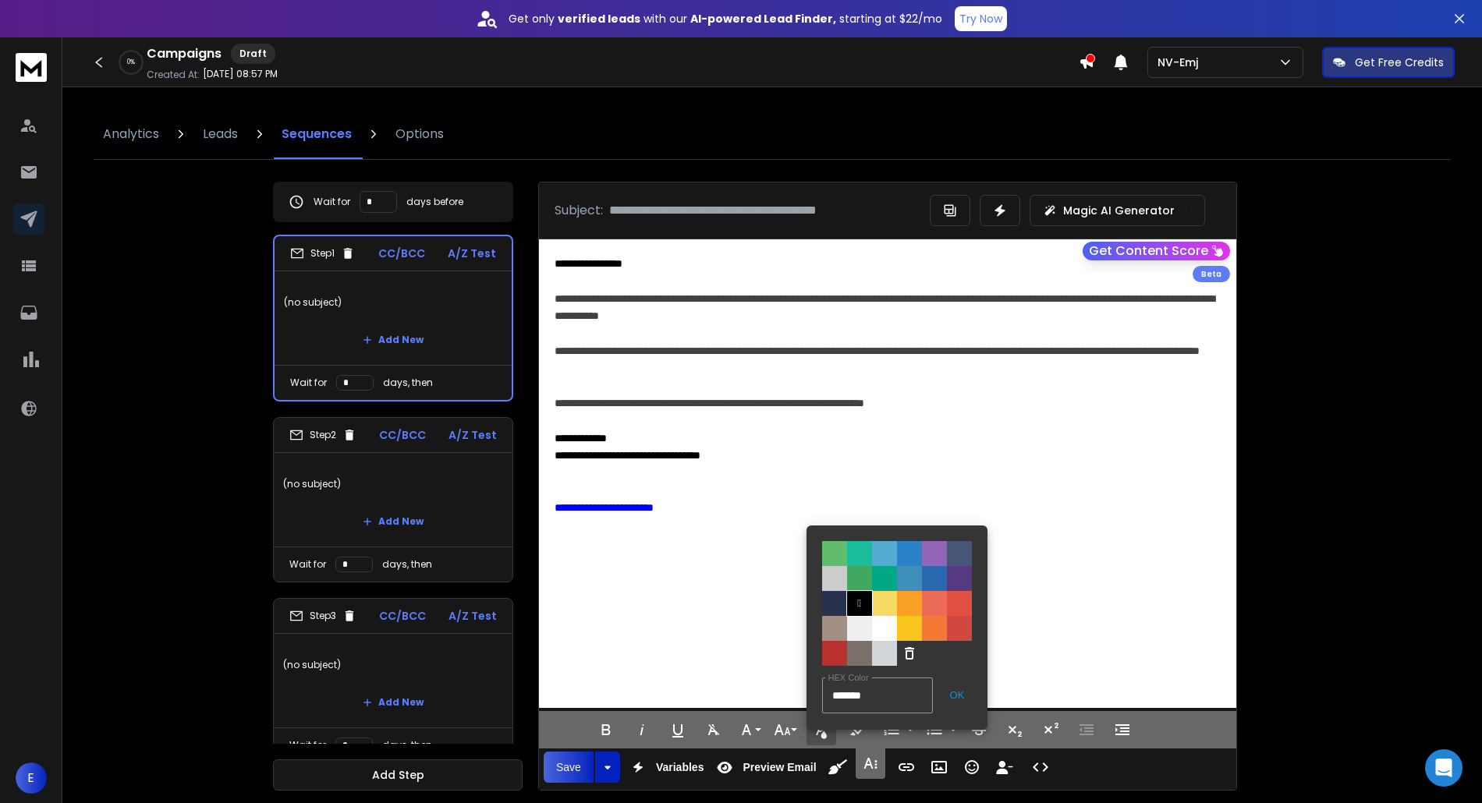
click at [859, 604] on span "" at bounding box center [859, 603] width 25 height 25
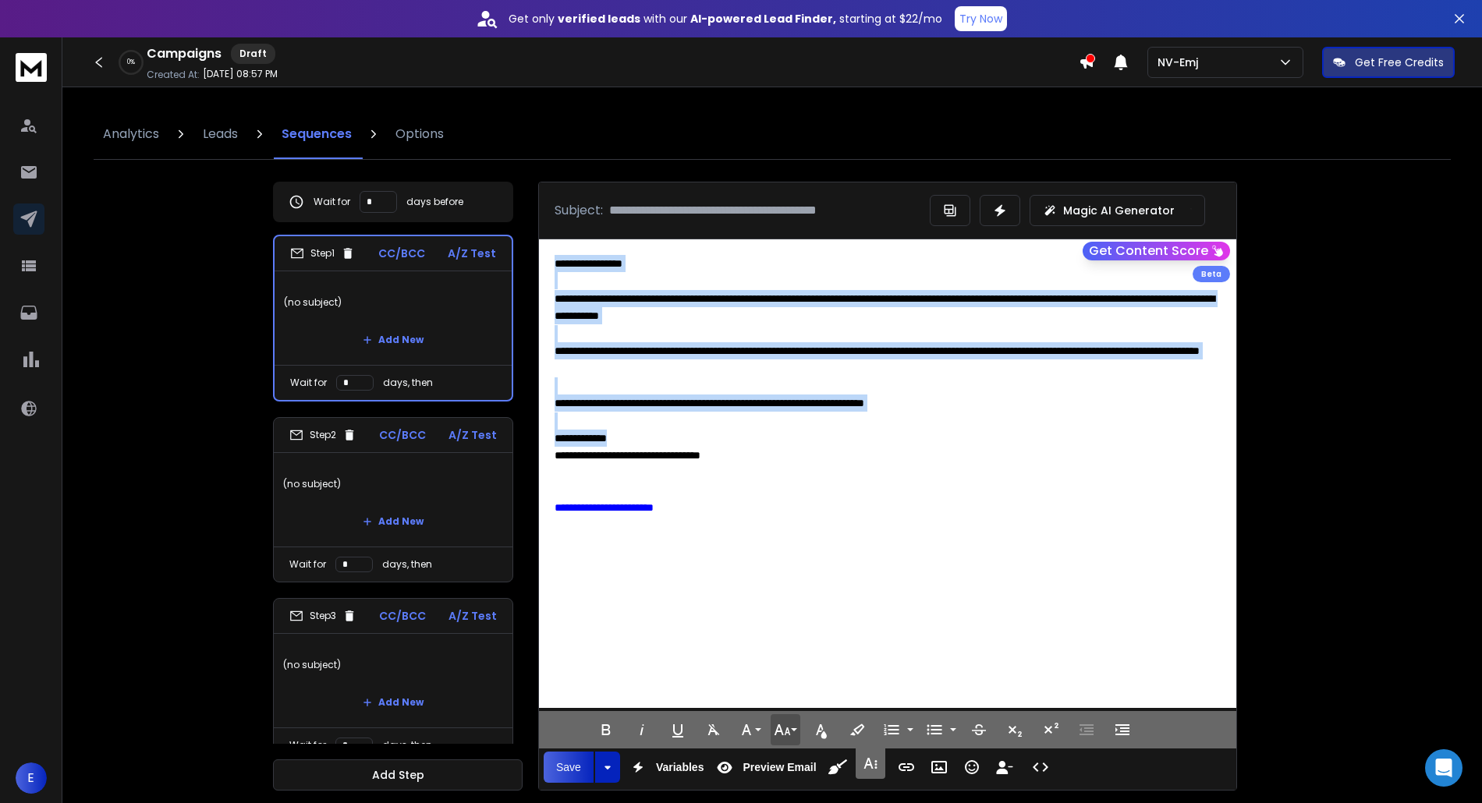
click at [781, 728] on icon "button" at bounding box center [782, 730] width 19 height 19
click at [806, 540] on link "14" at bounding box center [799, 546] width 56 height 23
click at [746, 736] on icon "button" at bounding box center [746, 730] width 19 height 19
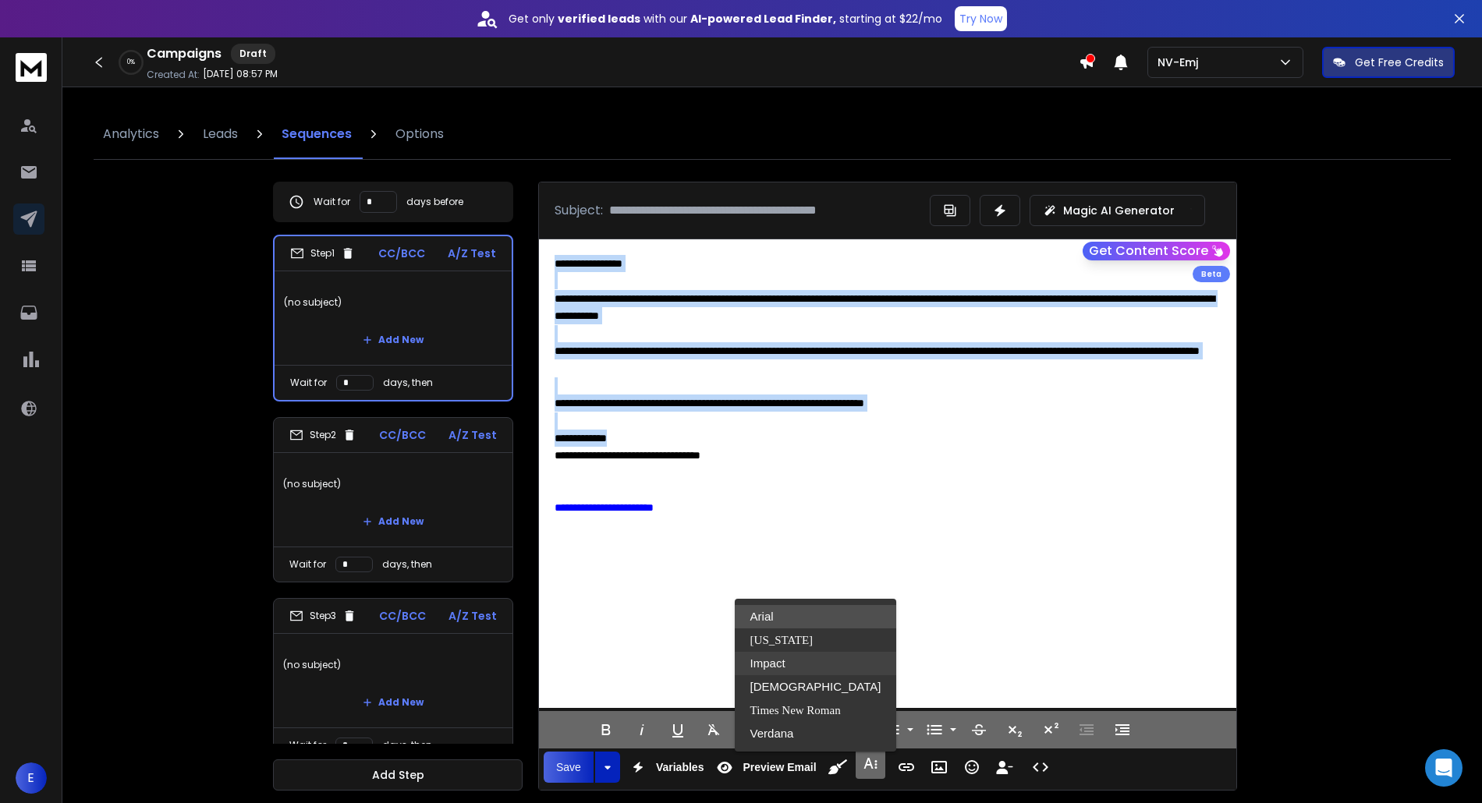
scroll to position [0, 0]
click at [774, 613] on link "Arial" at bounding box center [816, 616] width 162 height 23
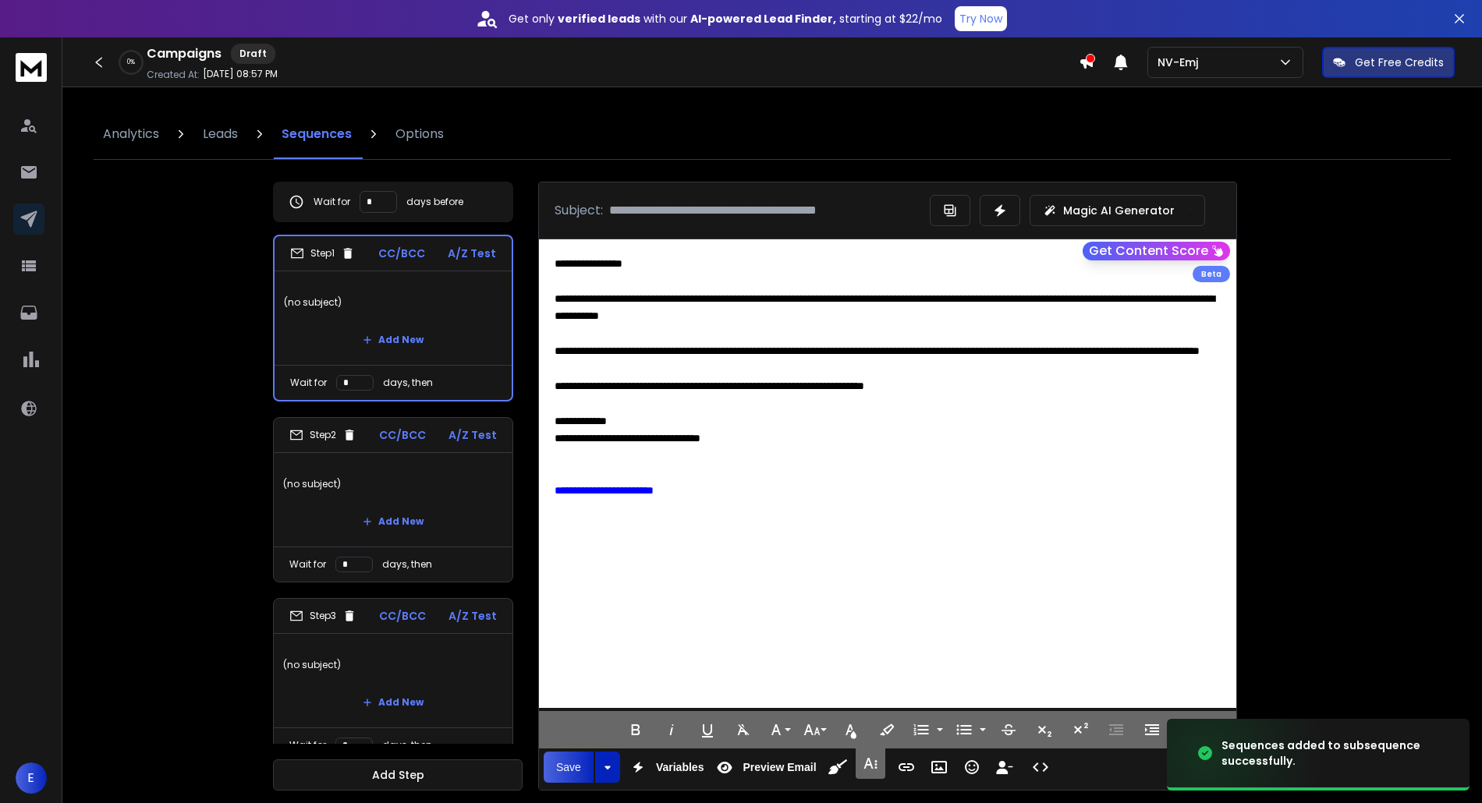
click at [421, 485] on p "(no subject)" at bounding box center [393, 484] width 220 height 44
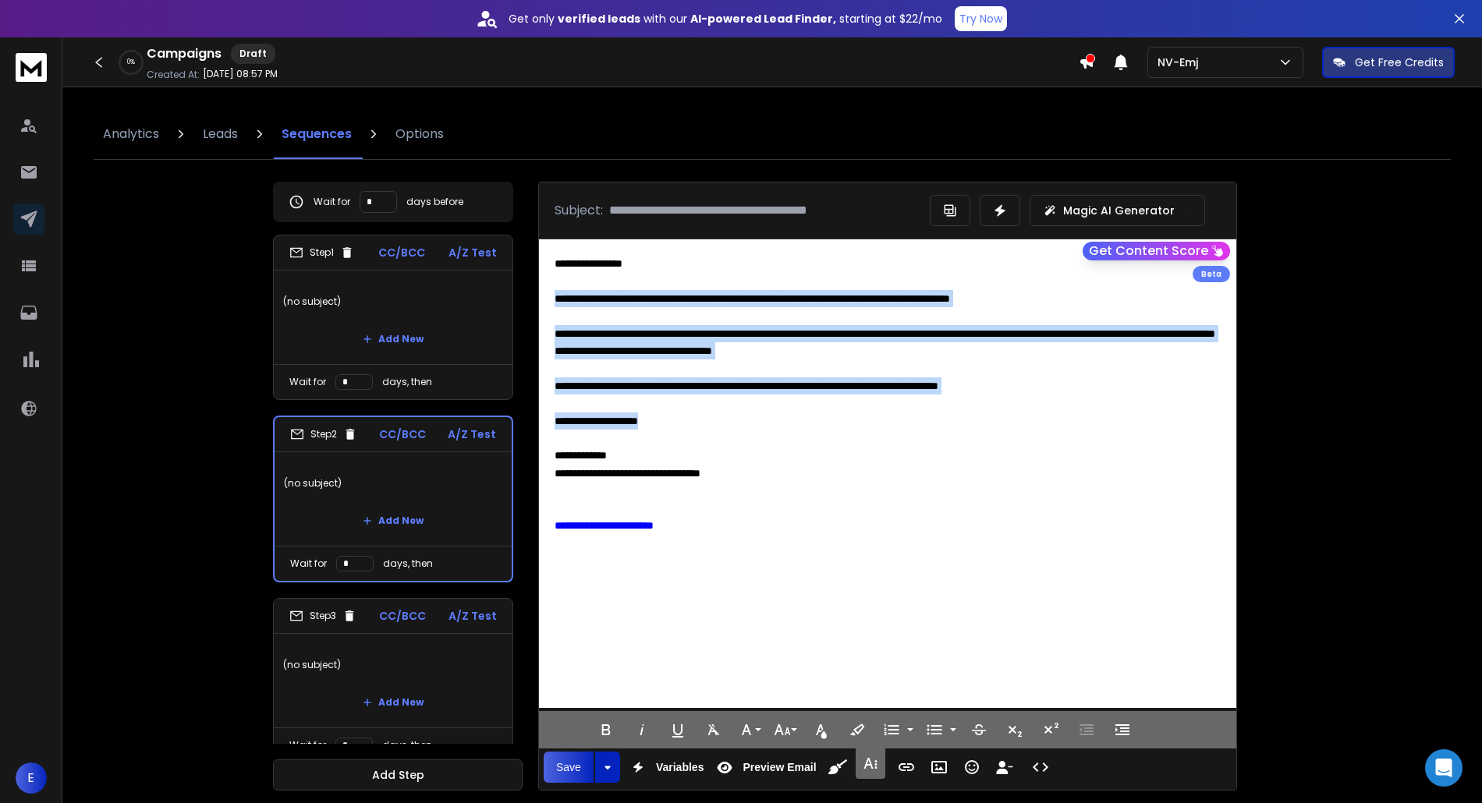
drag, startPoint x: 662, startPoint y: 419, endPoint x: 552, endPoint y: 303, distance: 160.0
click at [552, 303] on div "**********" at bounding box center [887, 473] width 697 height 469
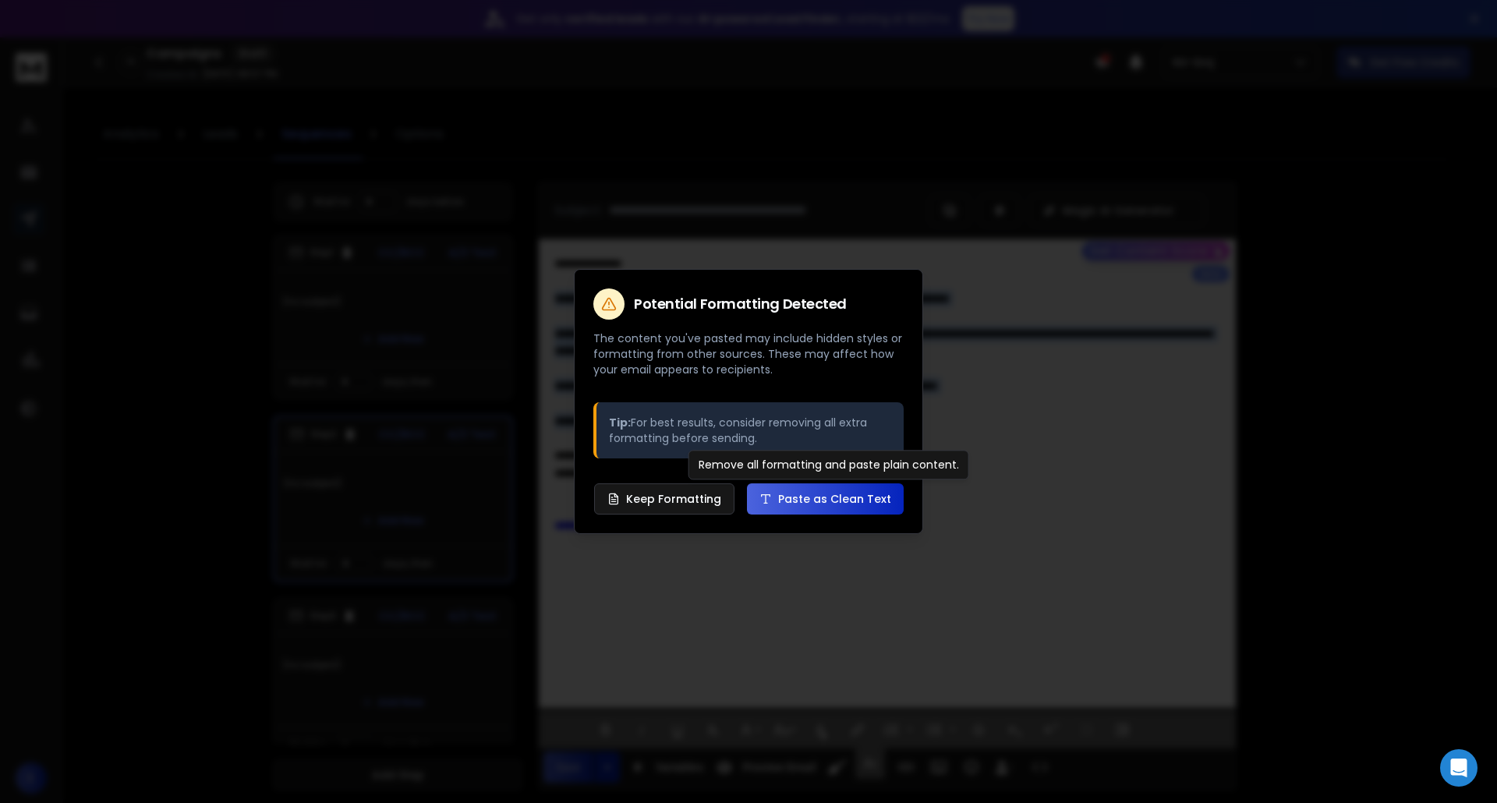
click at [813, 496] on button "Paste as Clean Text" at bounding box center [825, 499] width 157 height 31
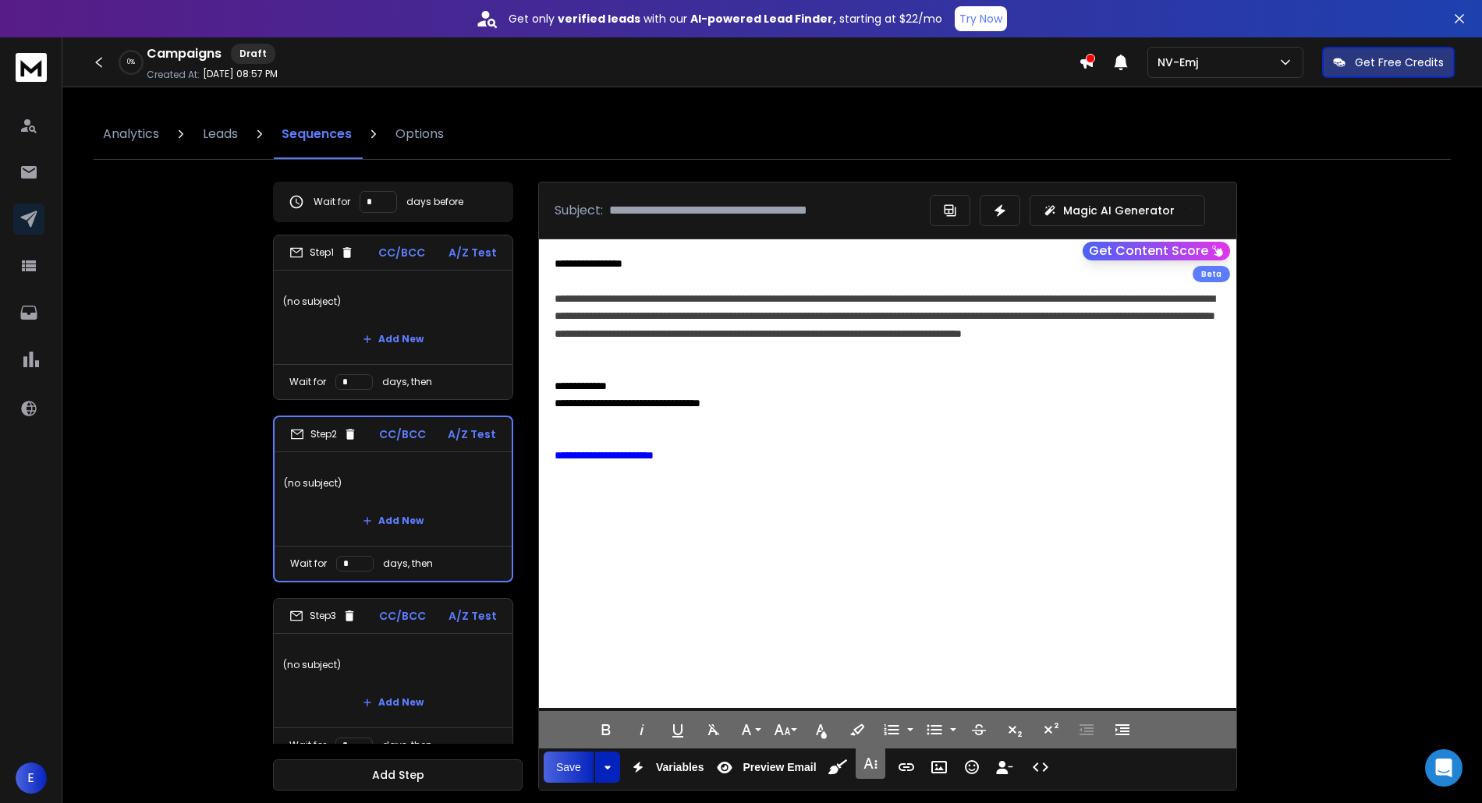
click at [714, 313] on div "**********" at bounding box center [887, 325] width 665 height 70
click at [712, 318] on div "**********" at bounding box center [887, 325] width 665 height 70
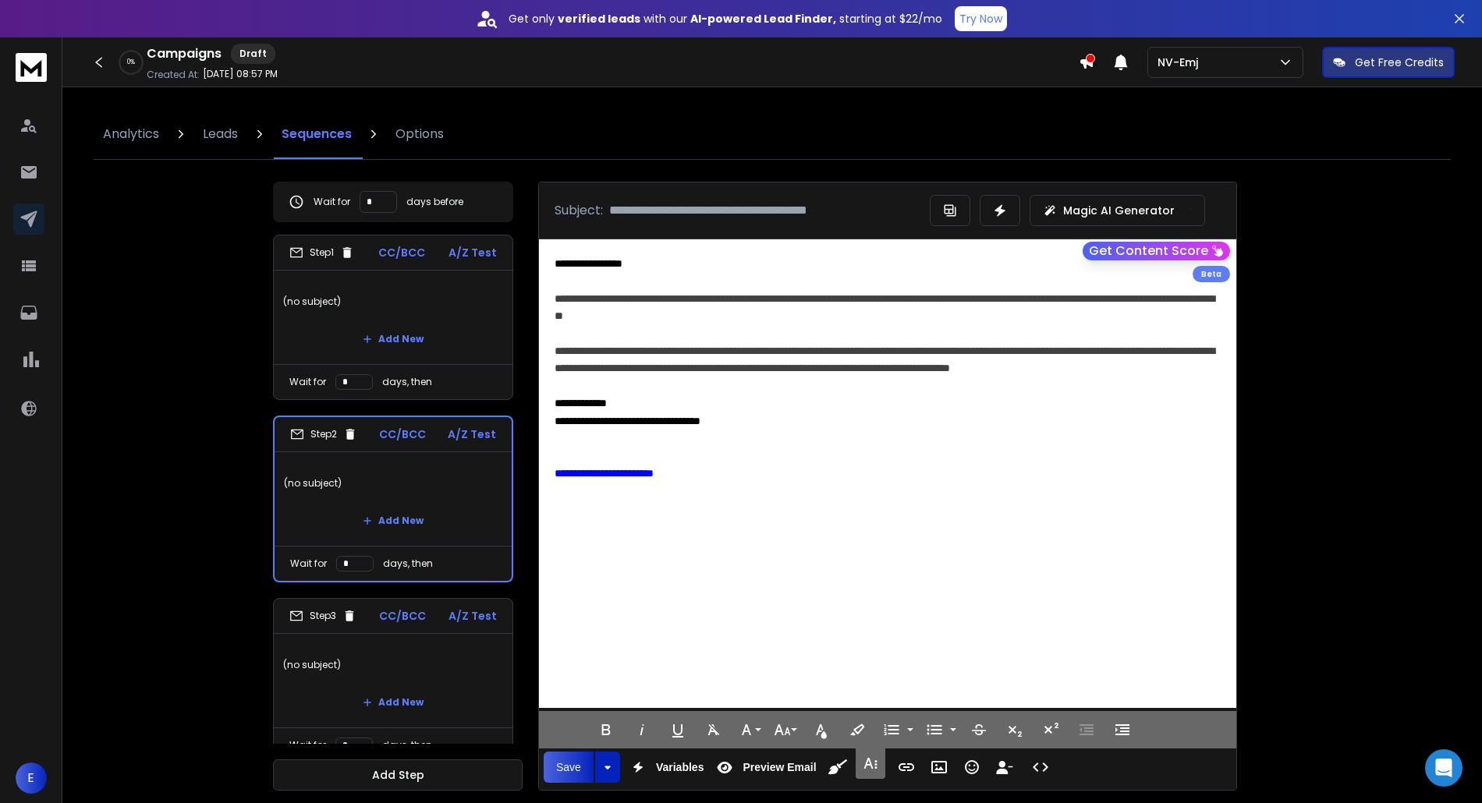
click at [732, 373] on div "**********" at bounding box center [887, 359] width 665 height 35
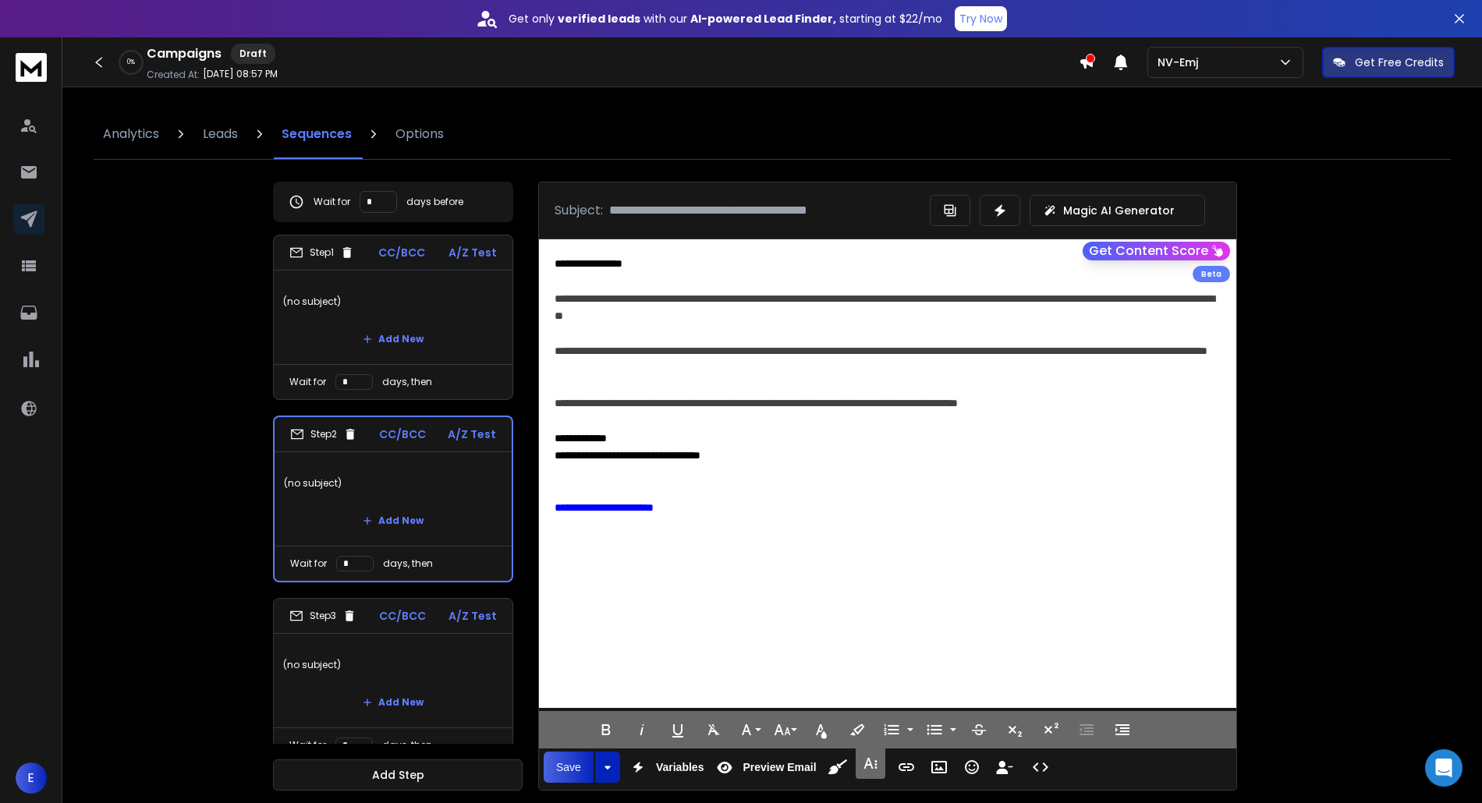
click at [765, 459] on div "**********" at bounding box center [888, 455] width 666 height 17
drag, startPoint x: 765, startPoint y: 459, endPoint x: 664, endPoint y: 462, distance: 100.7
click at [664, 462] on div "**********" at bounding box center [888, 455] width 666 height 17
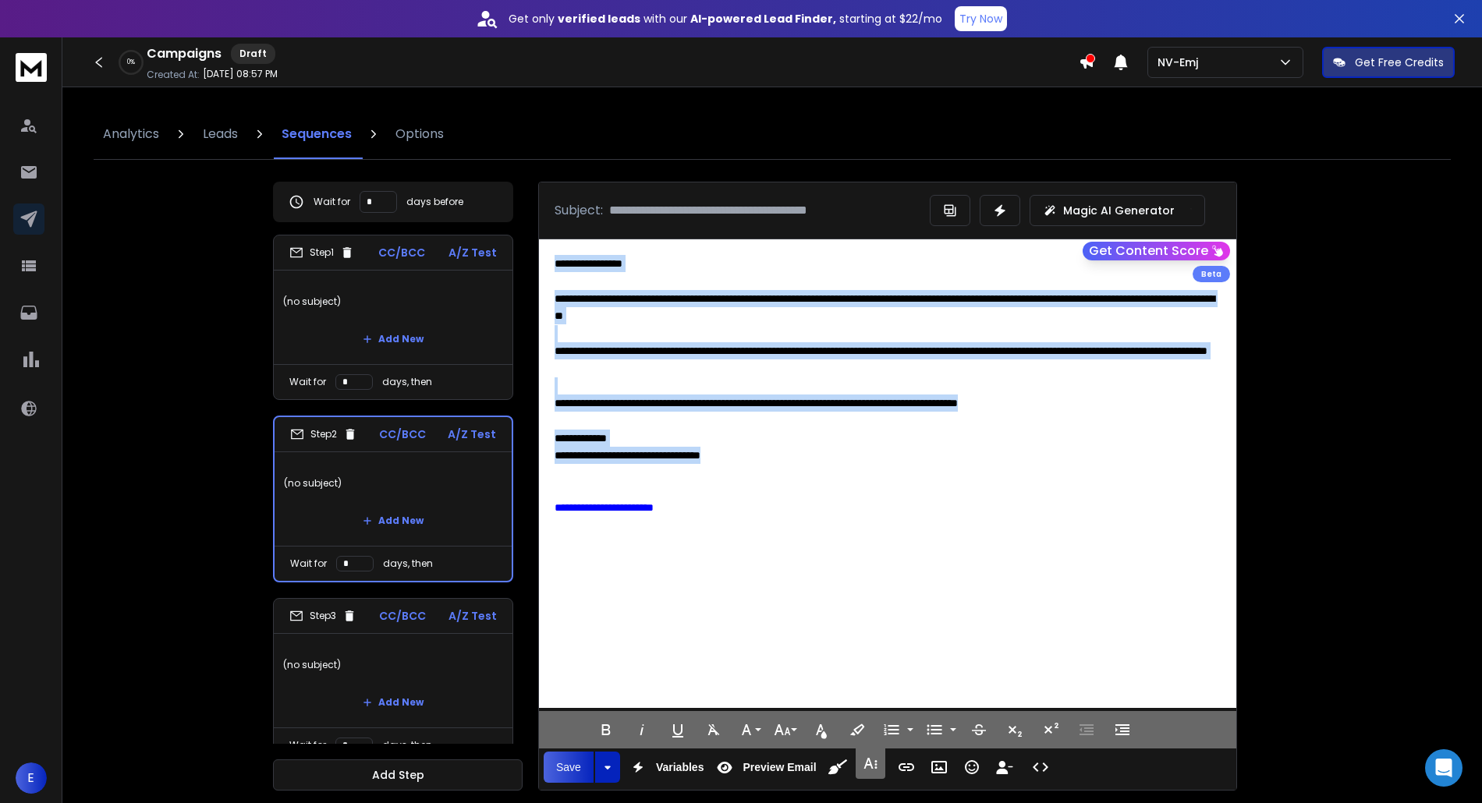
drag, startPoint x: 799, startPoint y: 454, endPoint x: 540, endPoint y: 253, distance: 328.5
click at [540, 253] on div "**********" at bounding box center [887, 473] width 697 height 469
click at [814, 731] on icon "button" at bounding box center [821, 730] width 19 height 19
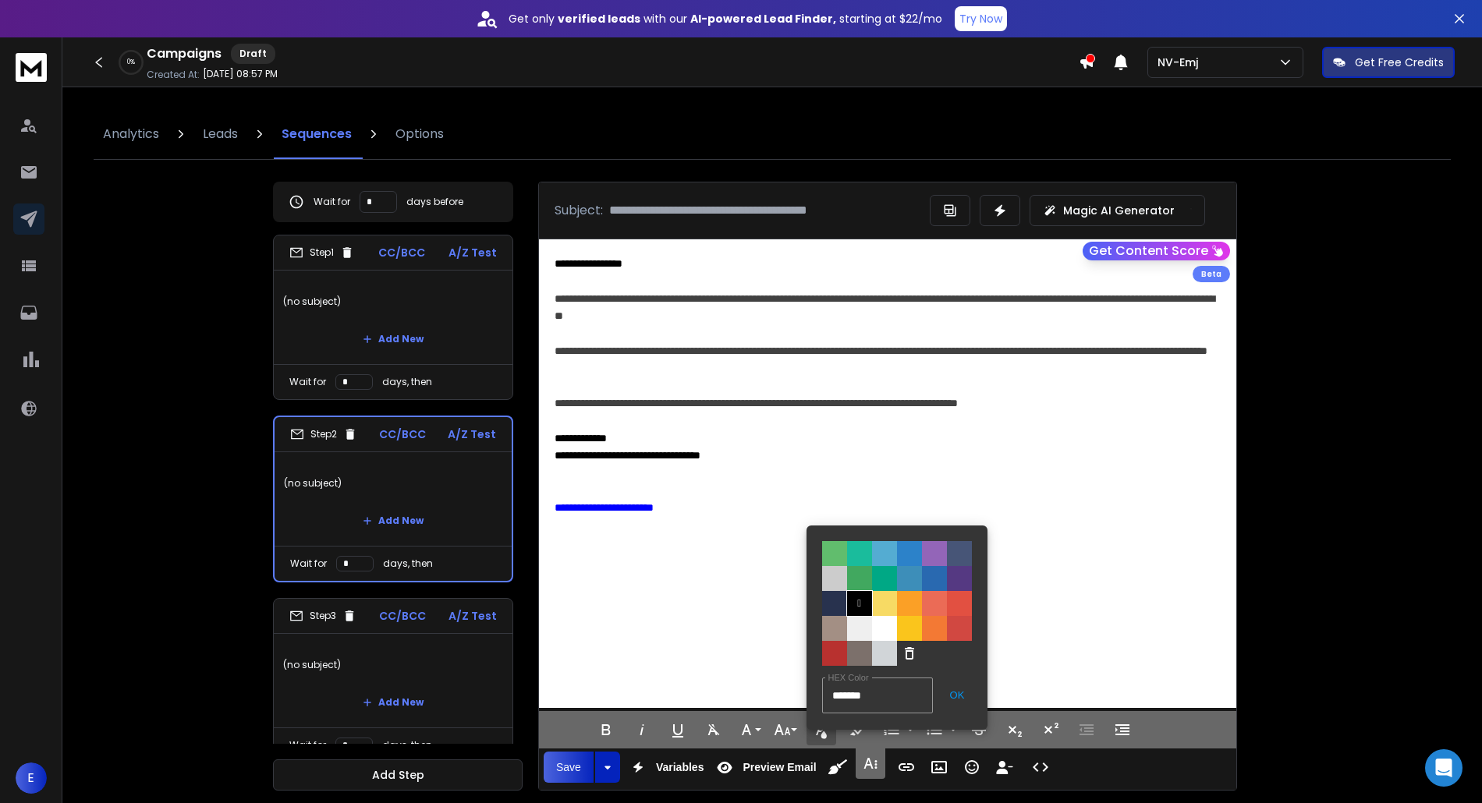
click at [856, 602] on span "" at bounding box center [859, 603] width 25 height 25
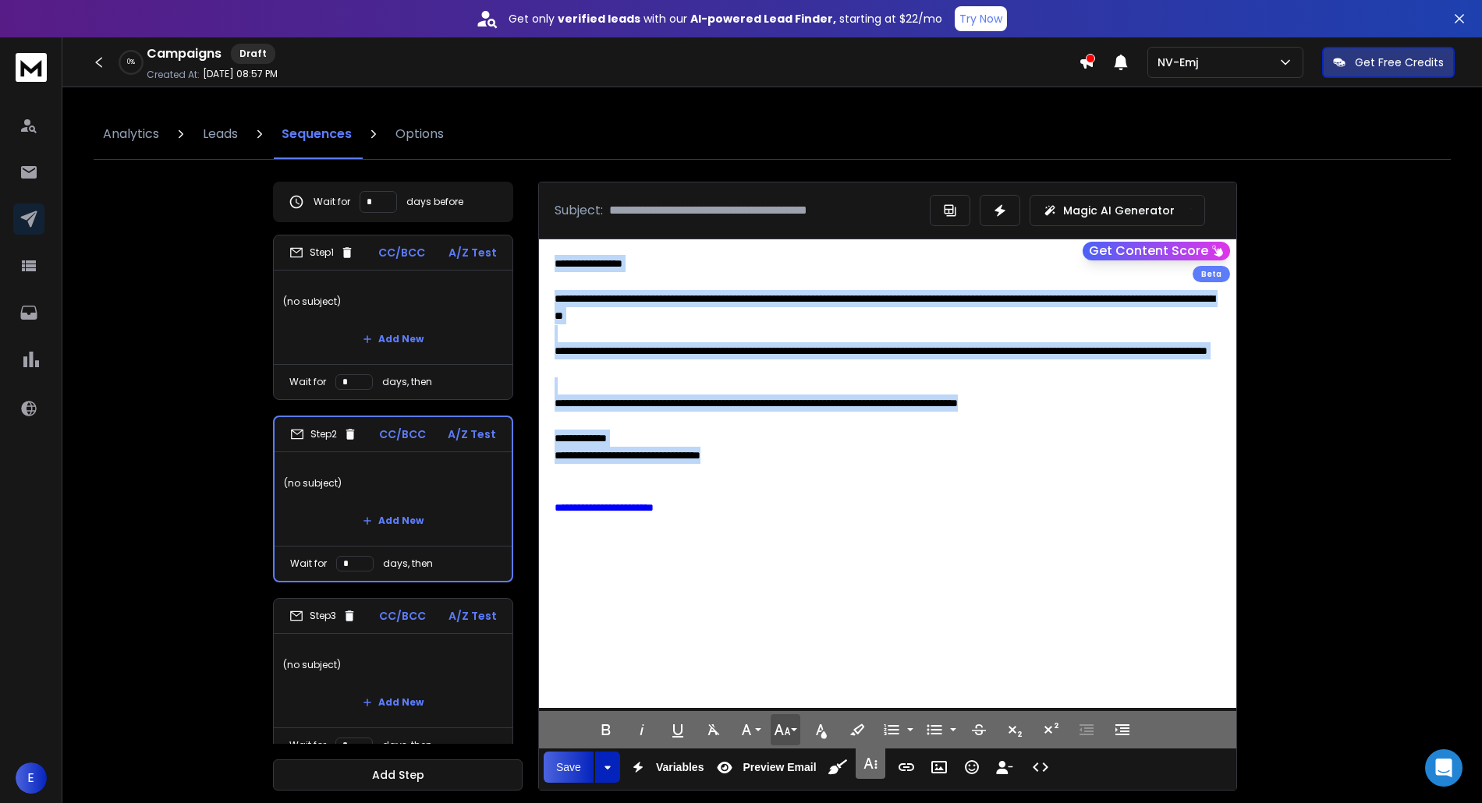
click at [780, 730] on icon "button" at bounding box center [782, 730] width 19 height 19
click at [795, 541] on link "14" at bounding box center [799, 546] width 56 height 23
click at [740, 732] on icon "button" at bounding box center [746, 730] width 19 height 19
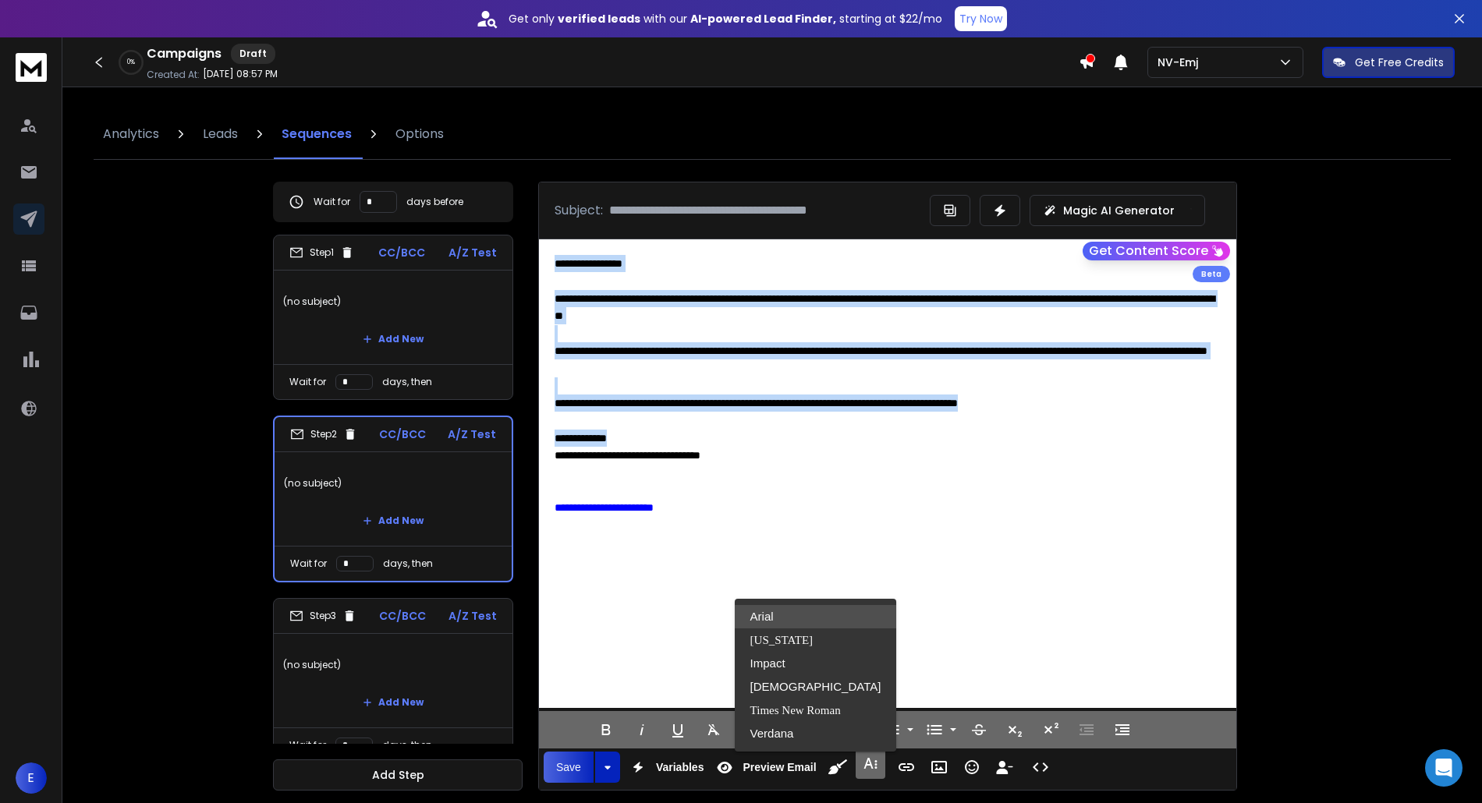
click at [769, 610] on link "Arial" at bounding box center [816, 616] width 162 height 23
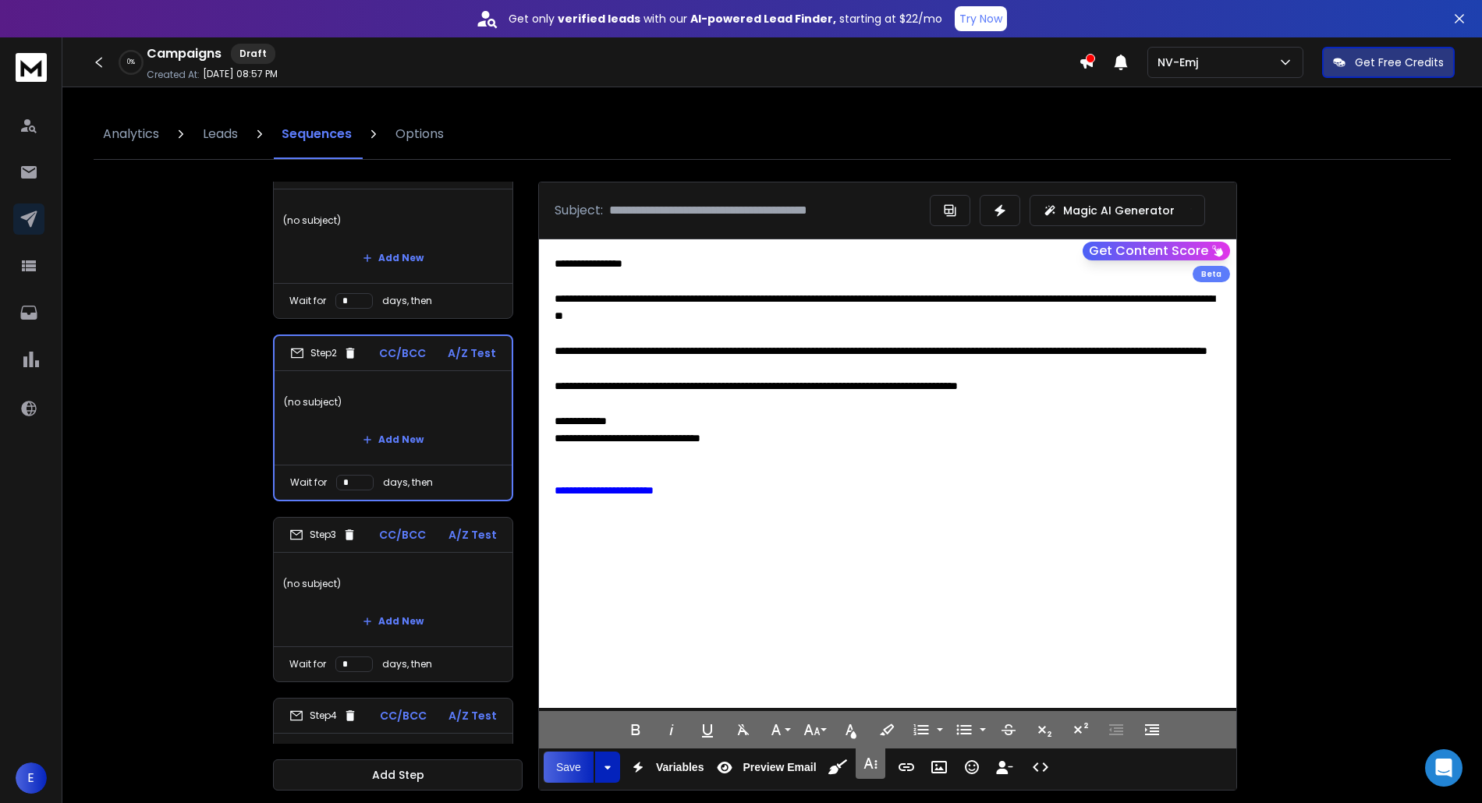
scroll to position [312, 0]
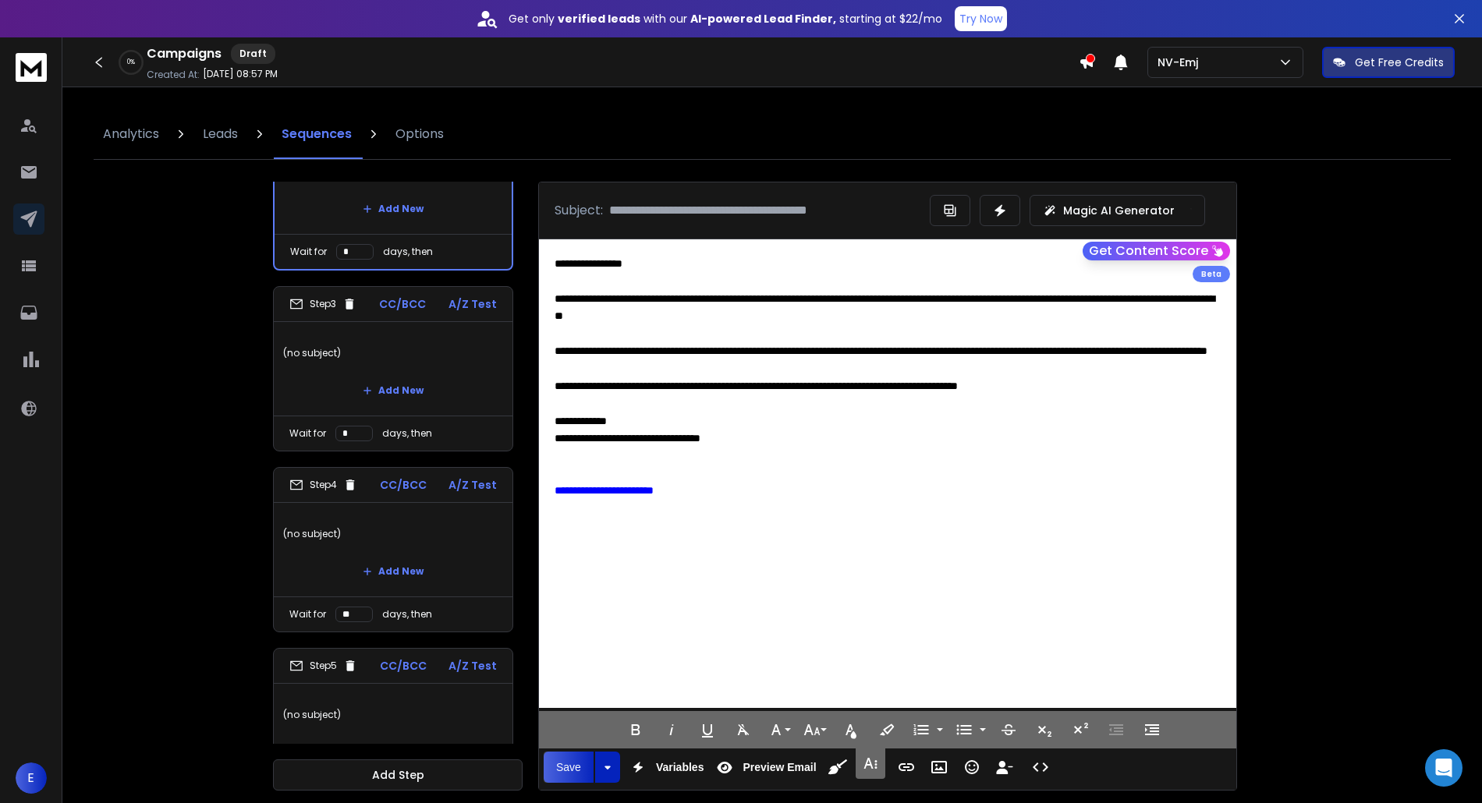
click at [443, 377] on div "Add New" at bounding box center [393, 390] width 220 height 31
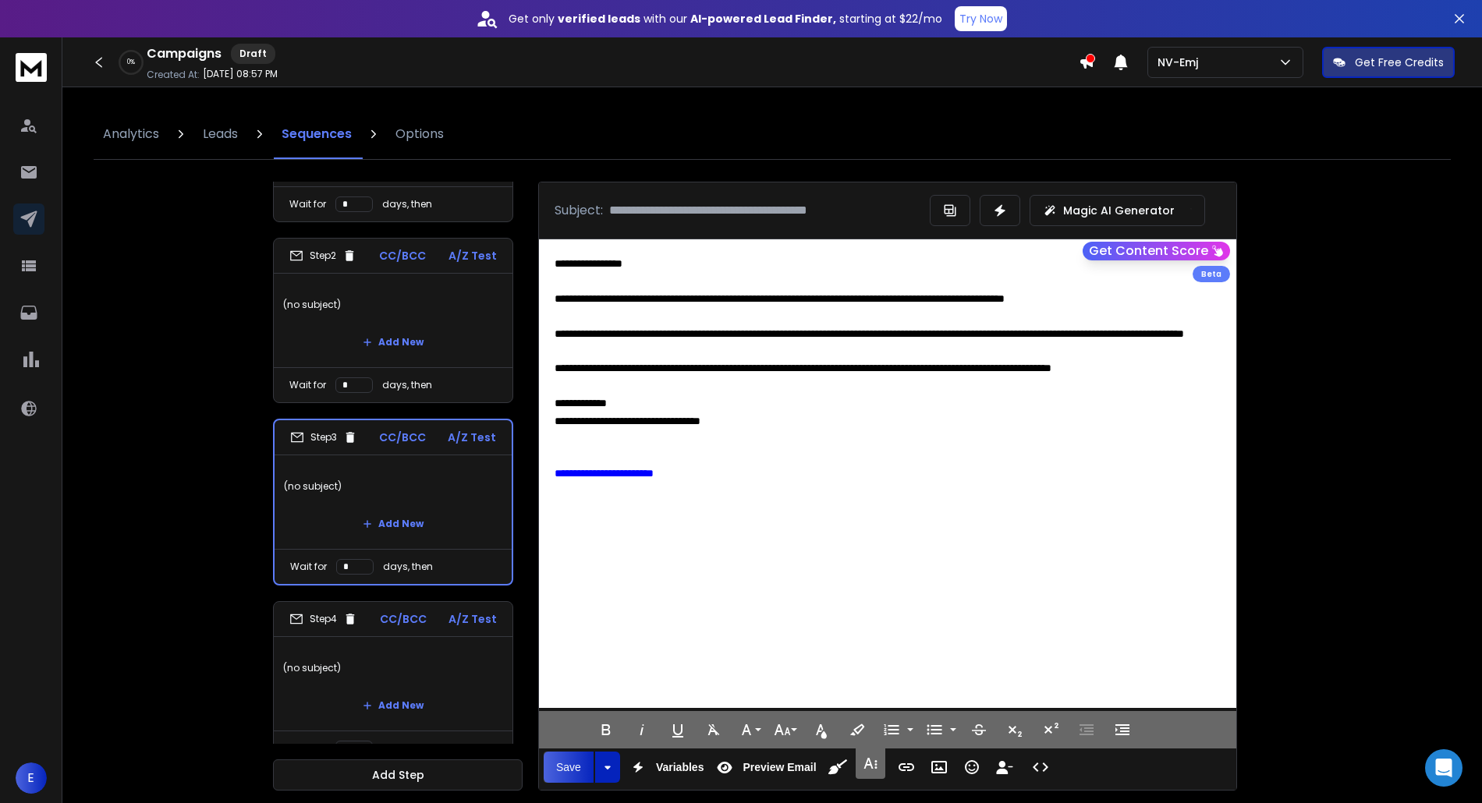
scroll to position [0, 0]
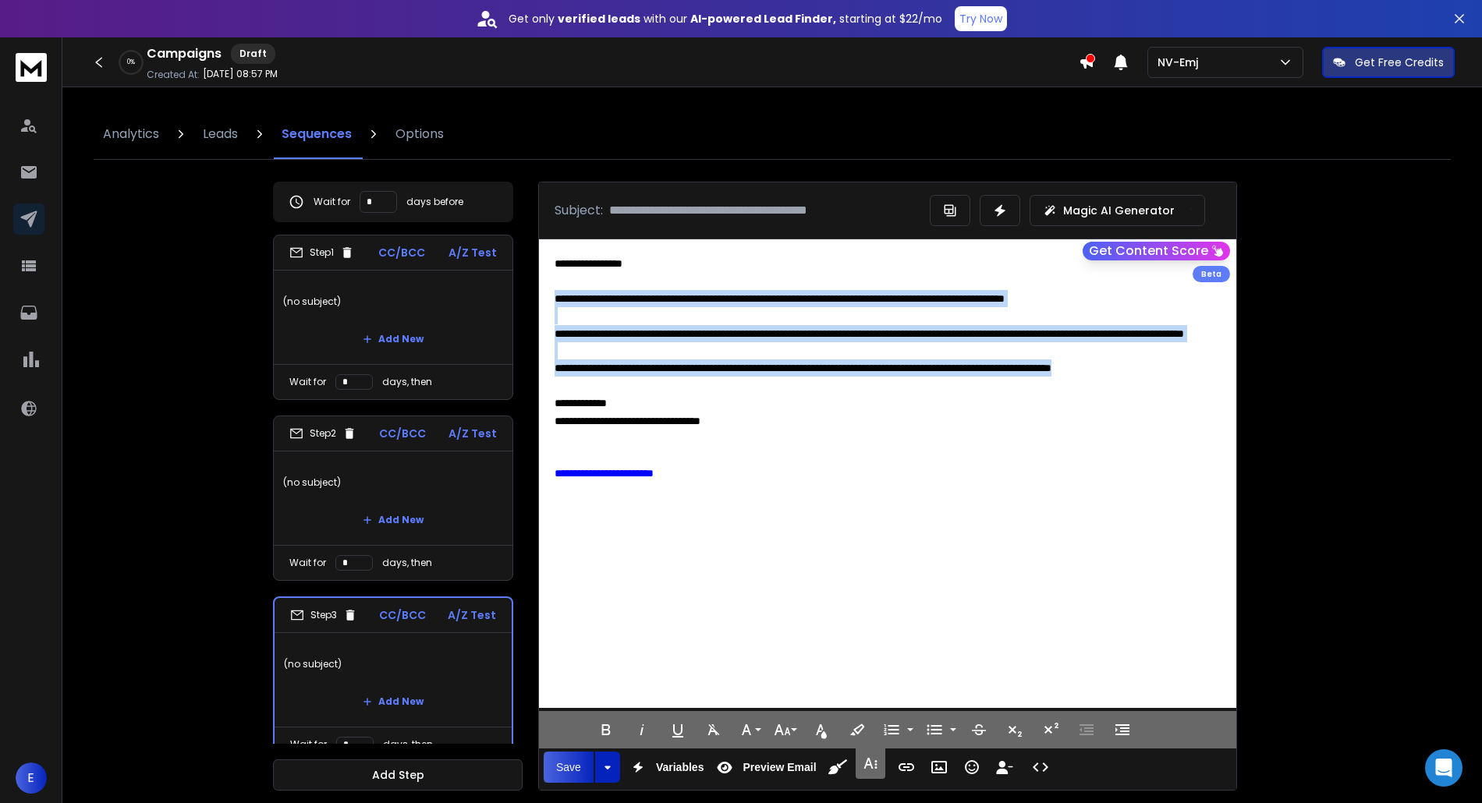
drag, startPoint x: 1152, startPoint y: 388, endPoint x: 546, endPoint y: 299, distance: 612.5
click at [546, 299] on div "**********" at bounding box center [887, 473] width 697 height 469
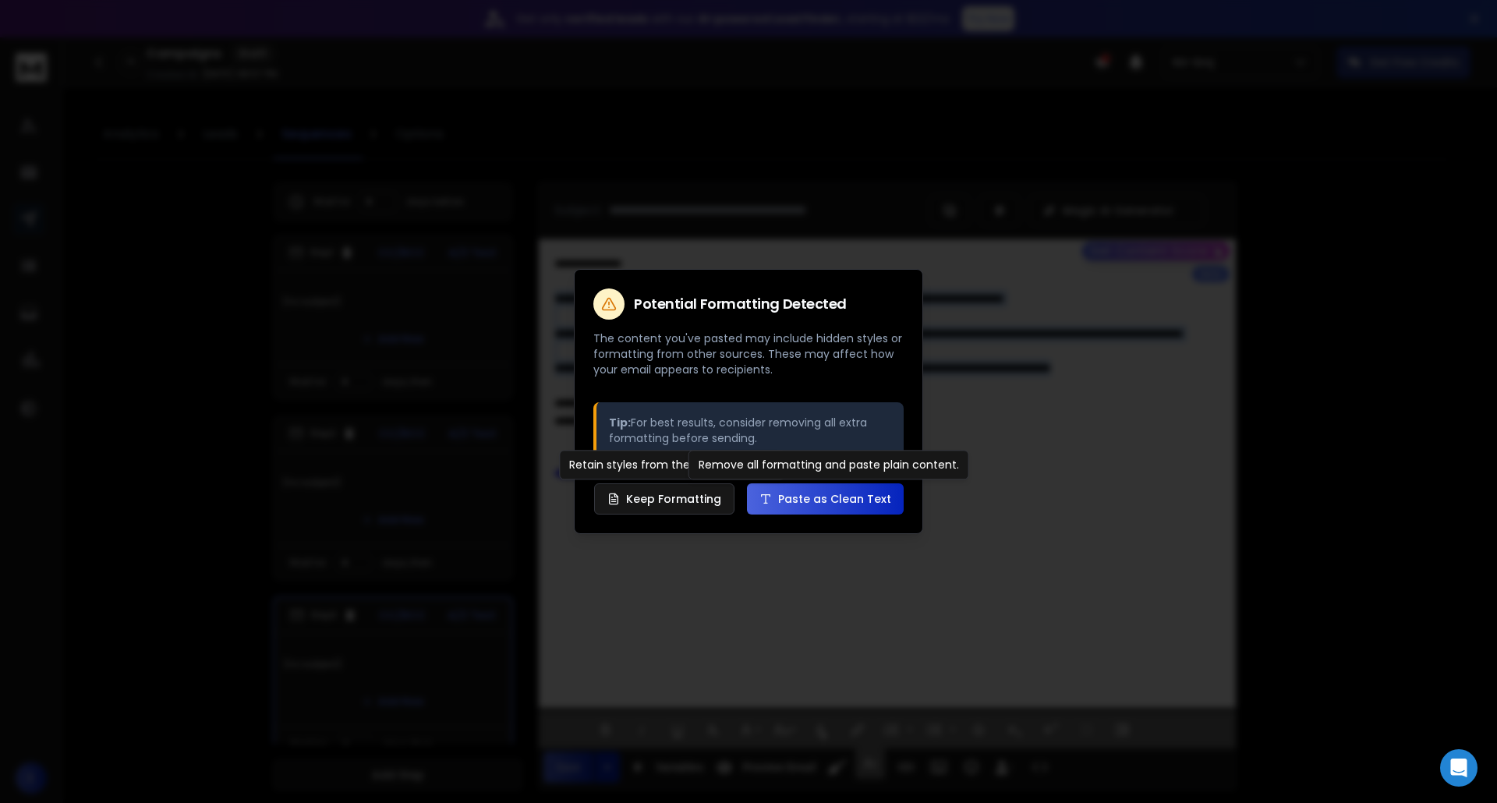
click at [831, 499] on button "Paste as Clean Text" at bounding box center [825, 499] width 157 height 31
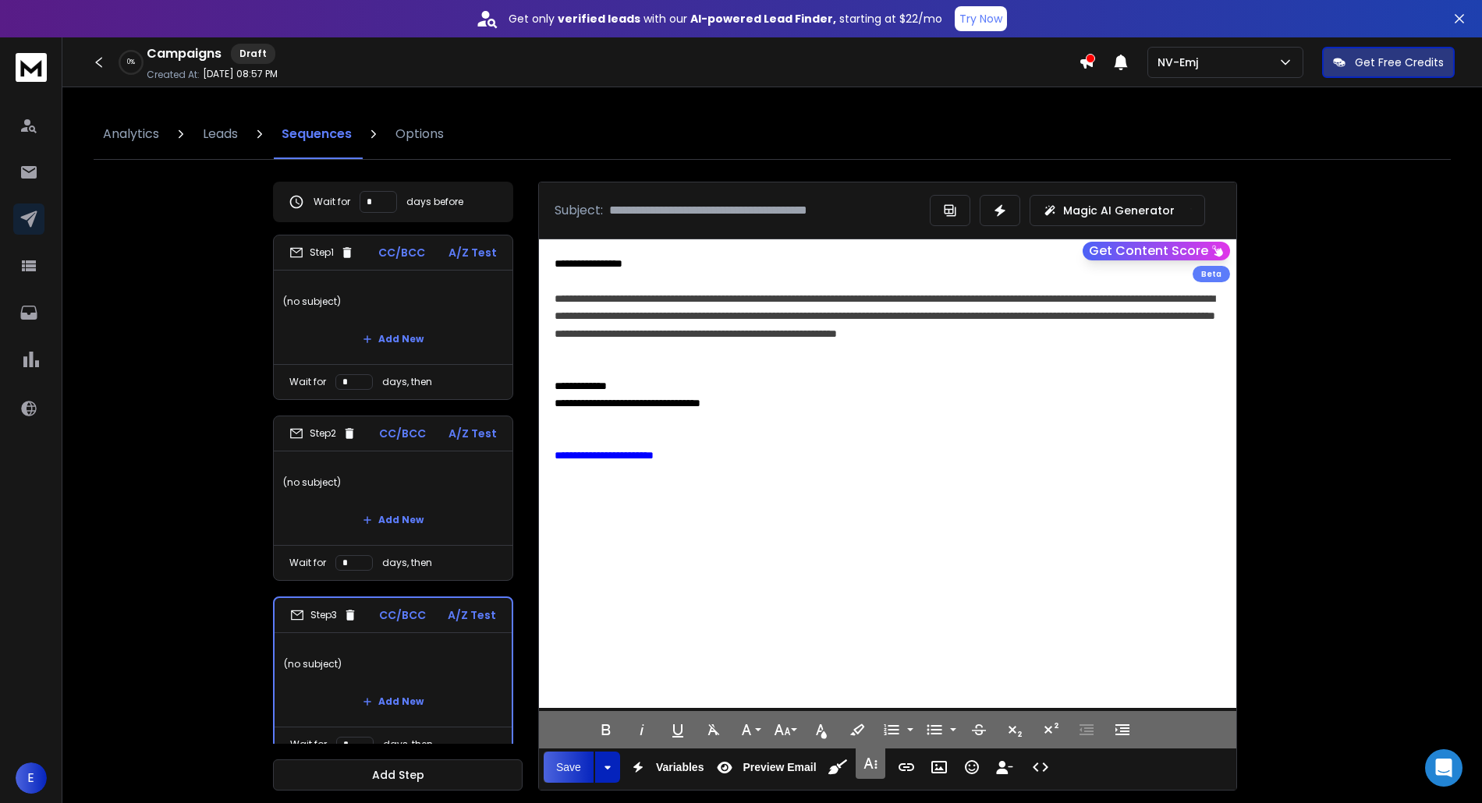
click at [881, 317] on div "**********" at bounding box center [887, 325] width 665 height 70
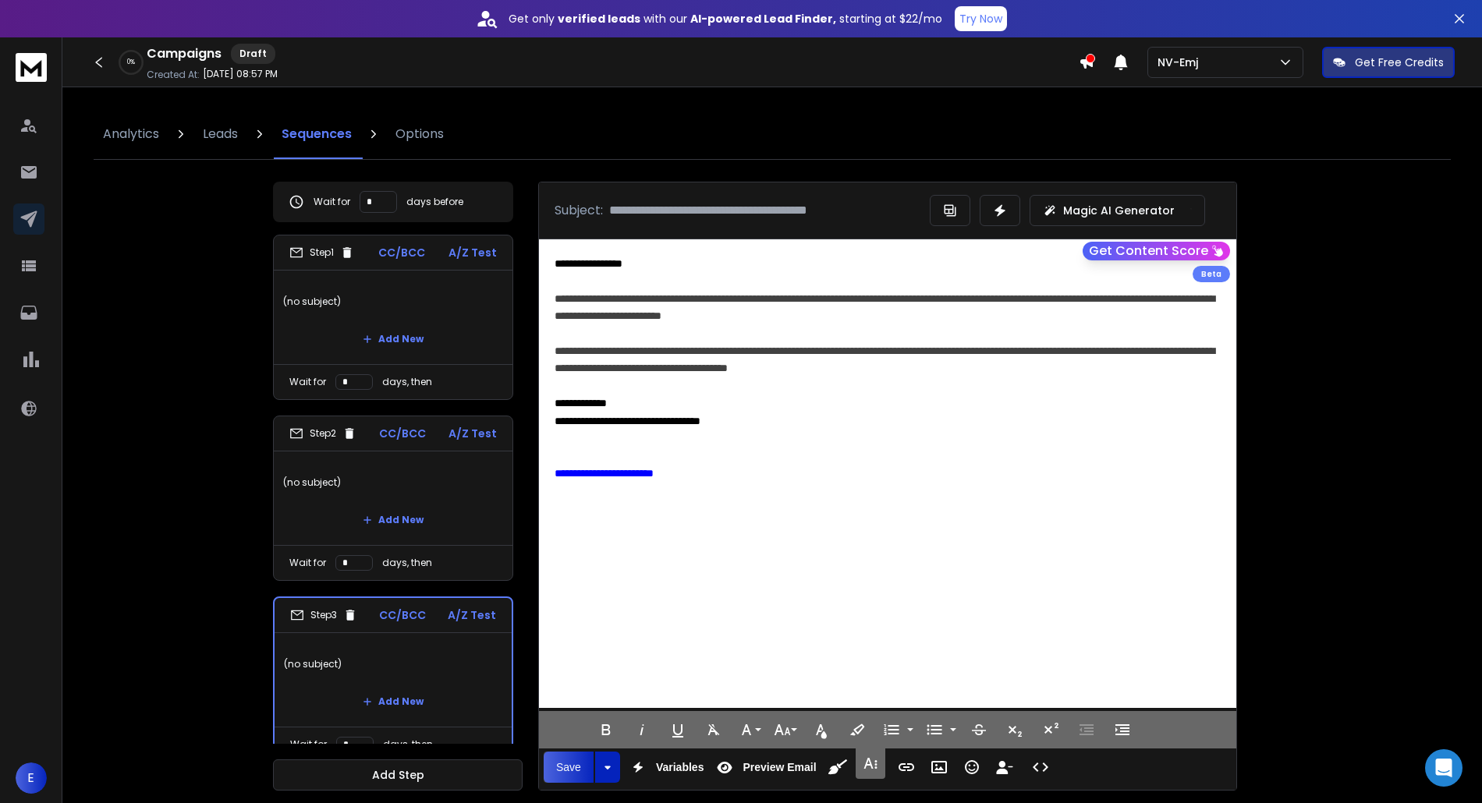
click at [728, 371] on div "**********" at bounding box center [887, 359] width 665 height 35
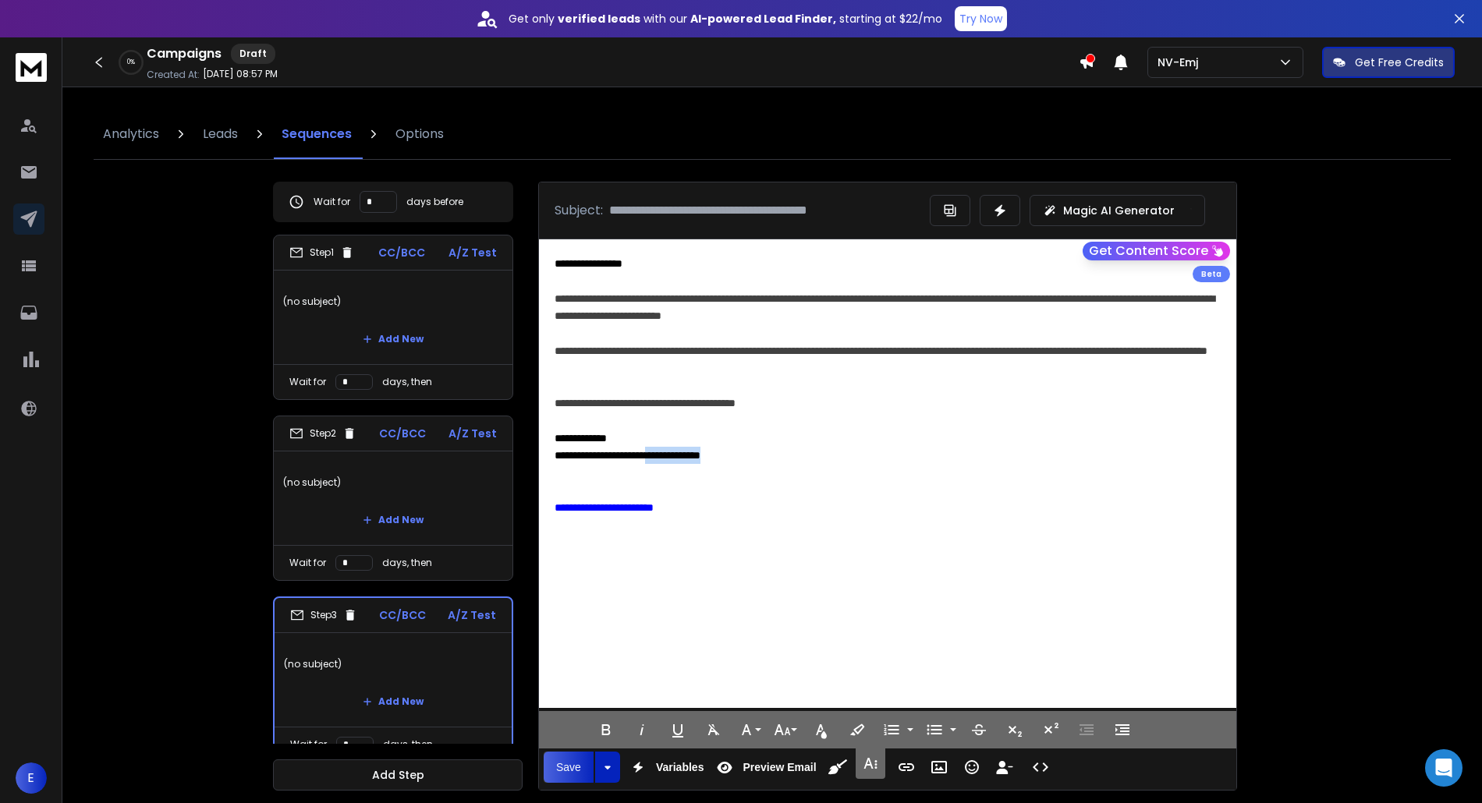
drag, startPoint x: 735, startPoint y: 462, endPoint x: 663, endPoint y: 456, distance: 72.0
click at [663, 456] on div "**********" at bounding box center [888, 455] width 666 height 17
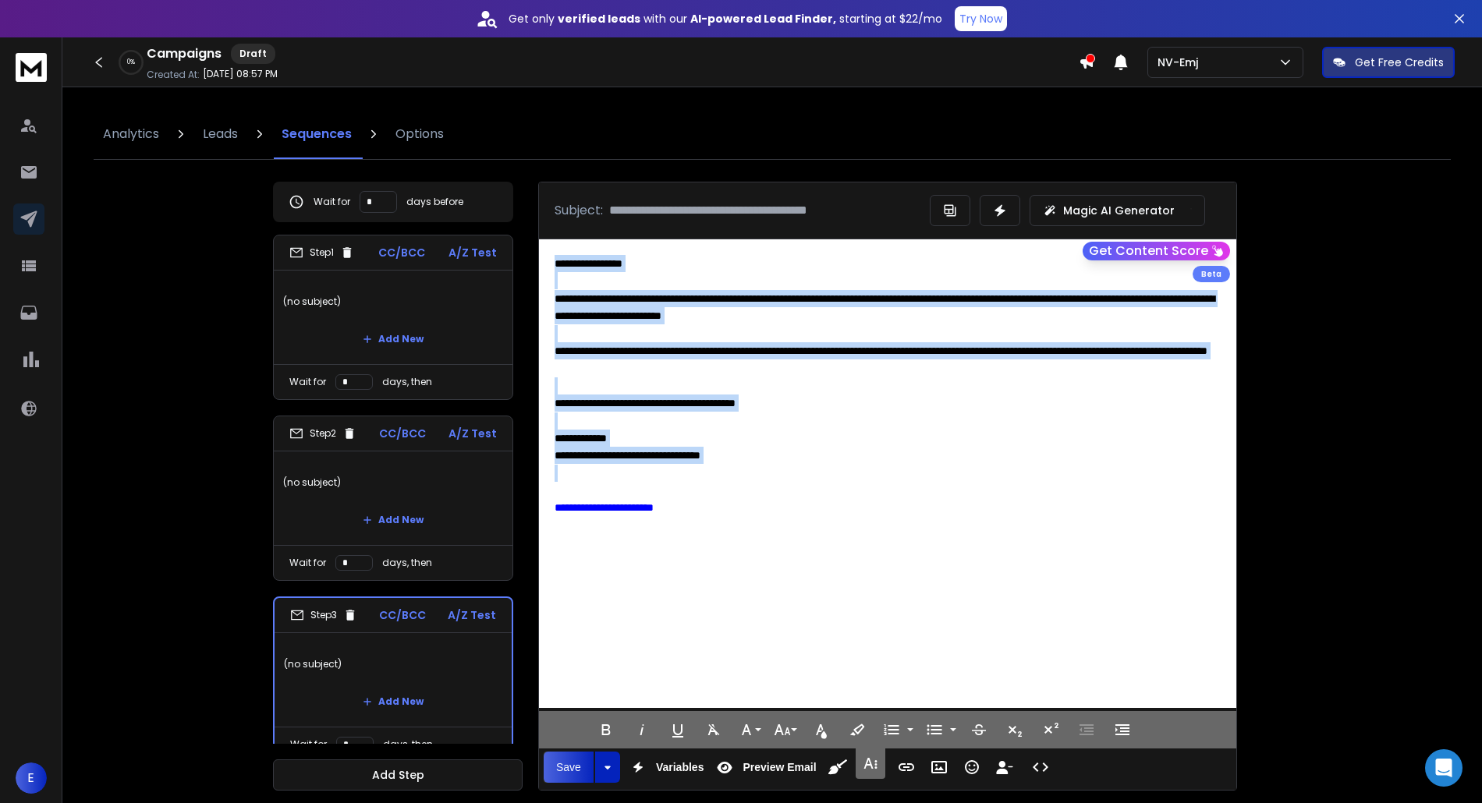
drag, startPoint x: 752, startPoint y: 469, endPoint x: 516, endPoint y: 239, distance: 329.8
click at [516, 239] on div "**********" at bounding box center [772, 486] width 998 height 609
click at [825, 735] on icon "button" at bounding box center [821, 732] width 11 height 14
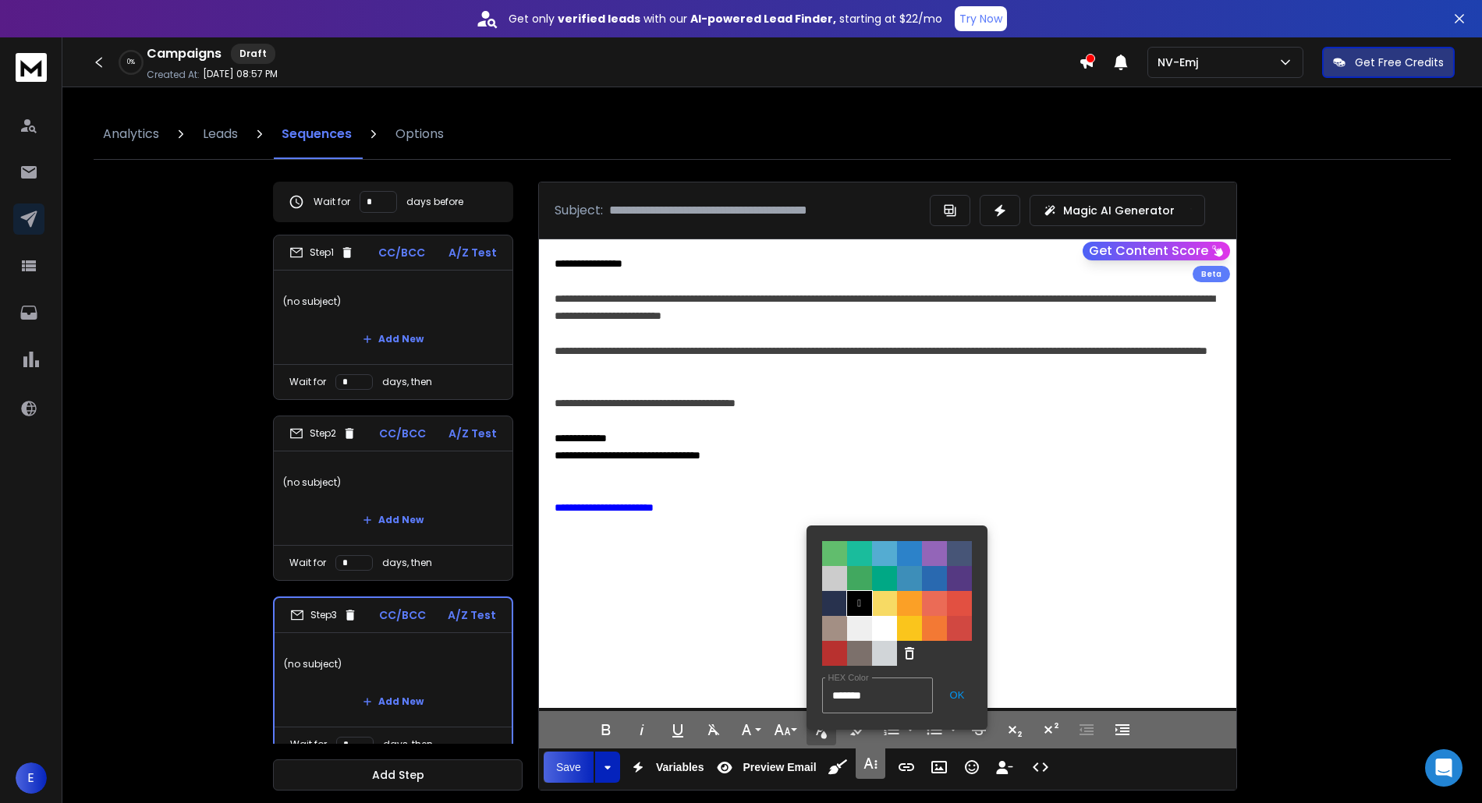
click at [859, 600] on span "" at bounding box center [859, 603] width 25 height 25
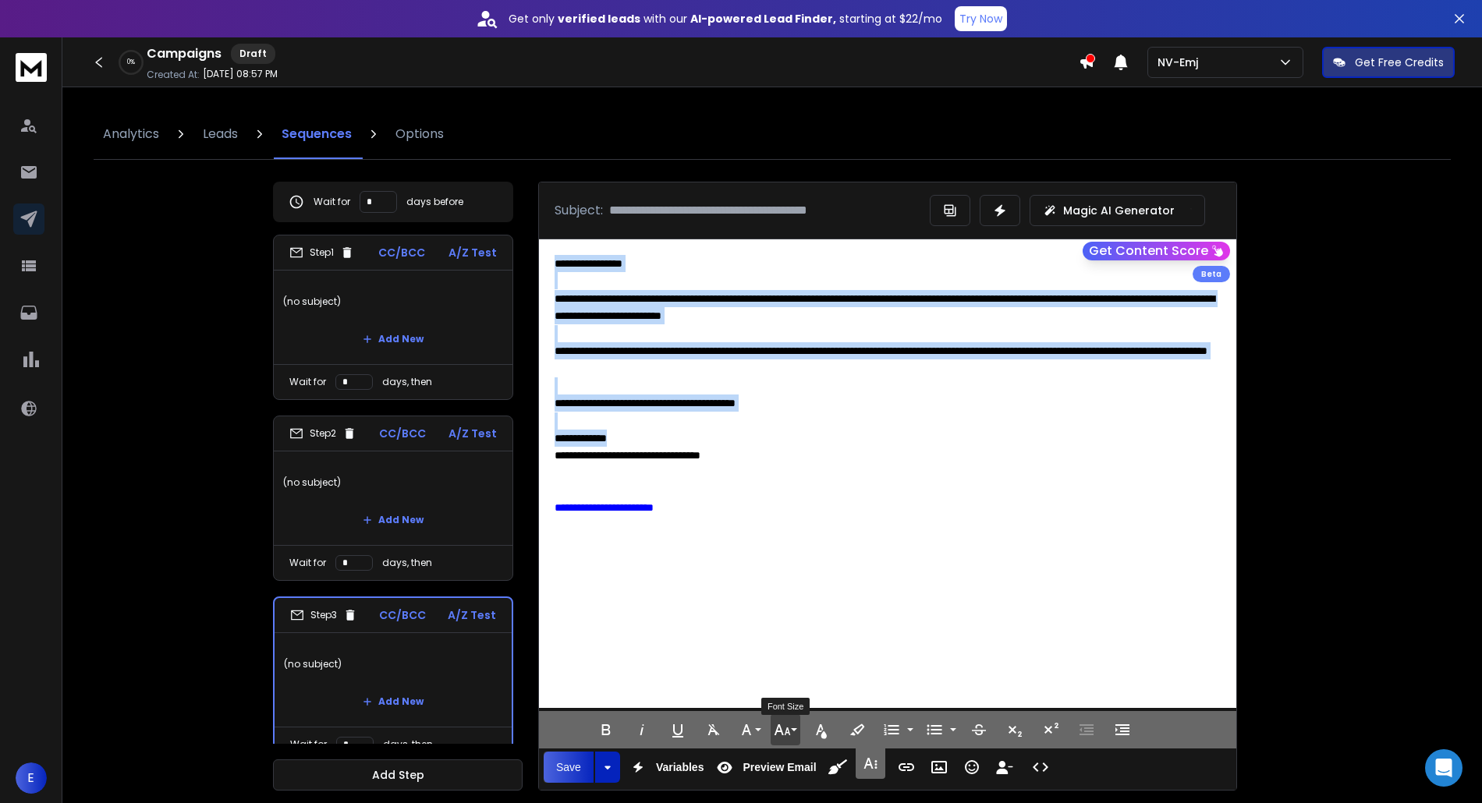
click at [788, 741] on button "Font Size" at bounding box center [786, 729] width 30 height 31
click at [802, 546] on link "14" at bounding box center [799, 546] width 56 height 23
click at [752, 728] on icon "button" at bounding box center [746, 730] width 19 height 19
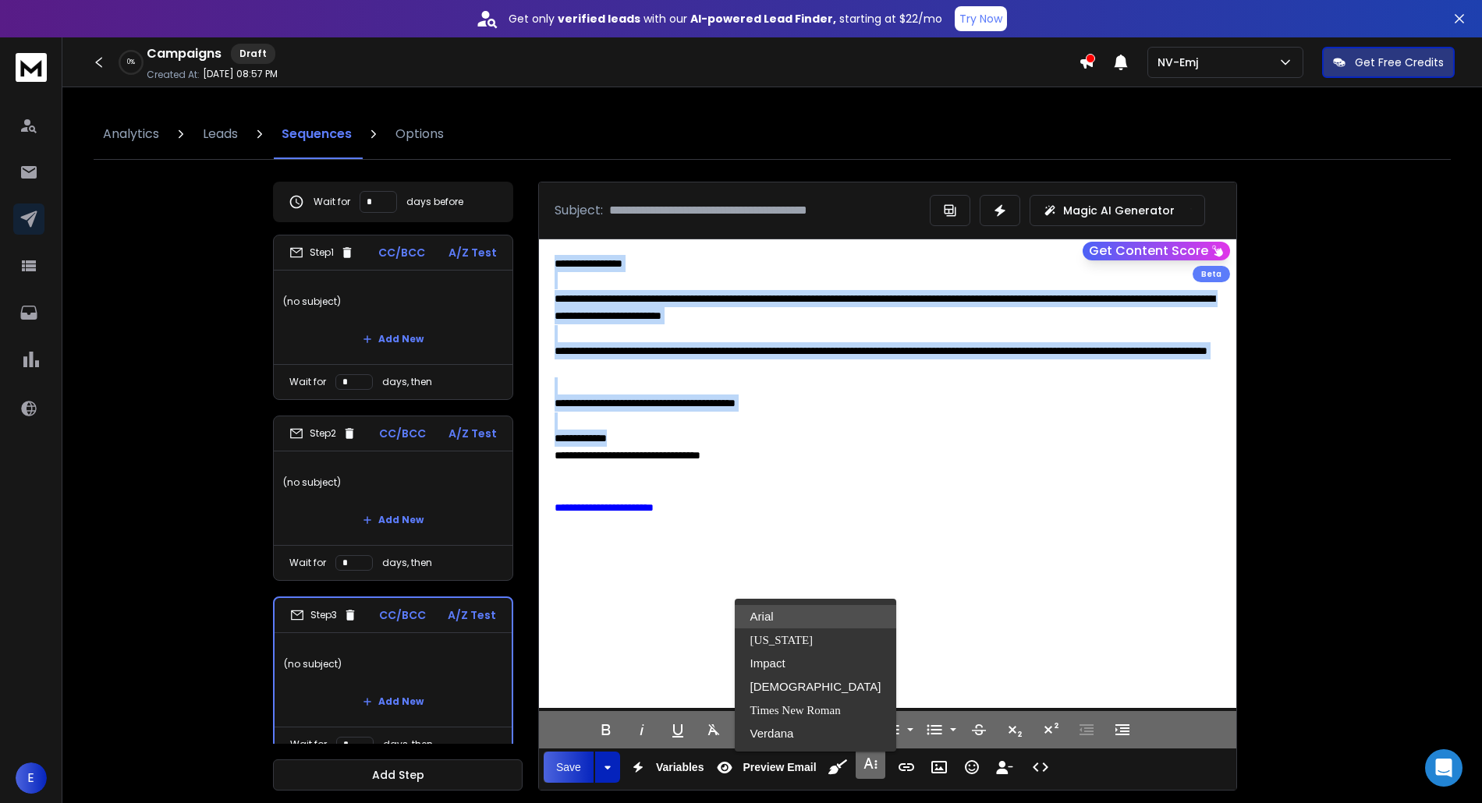
click at [786, 611] on link "Arial" at bounding box center [816, 616] width 162 height 23
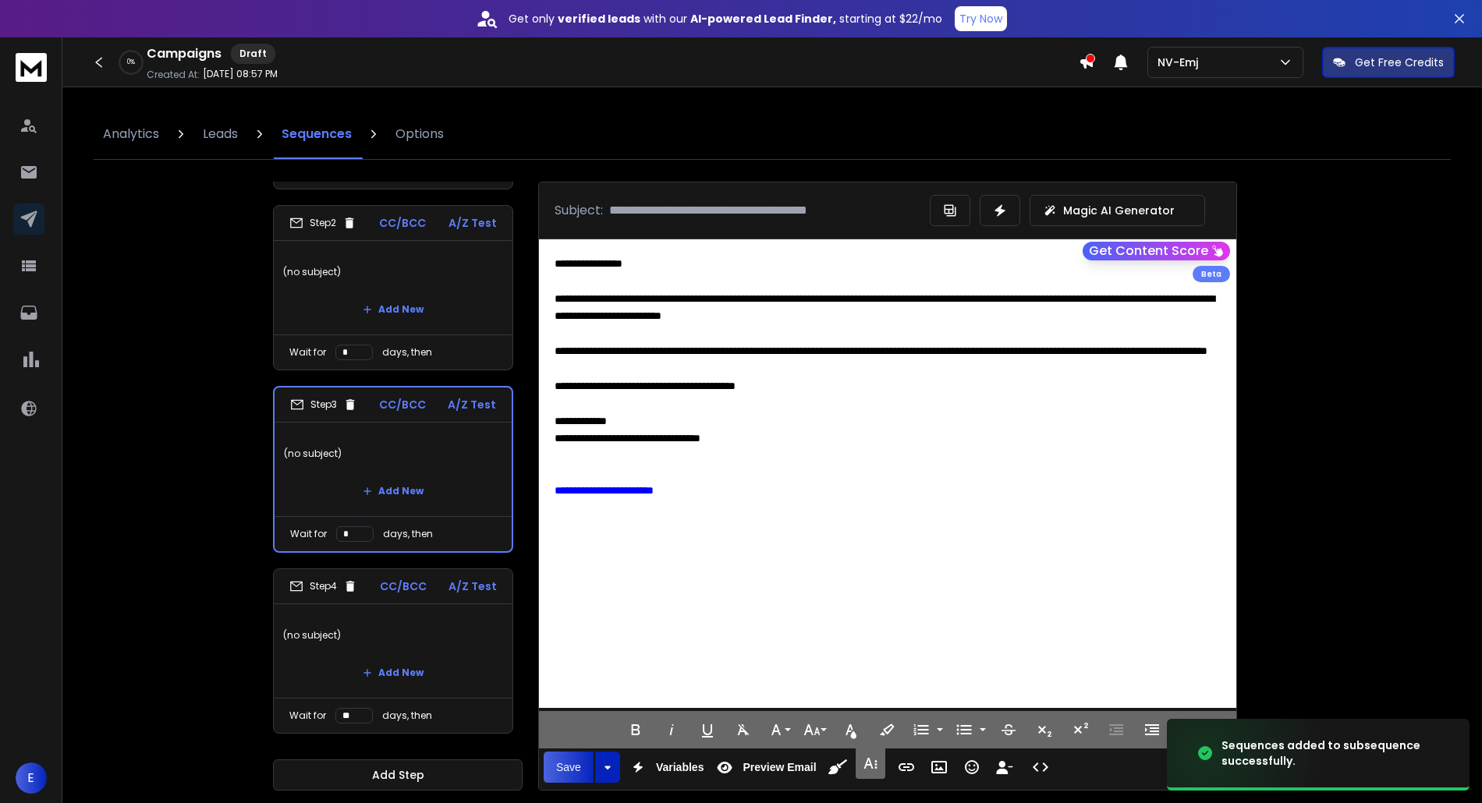
scroll to position [312, 0]
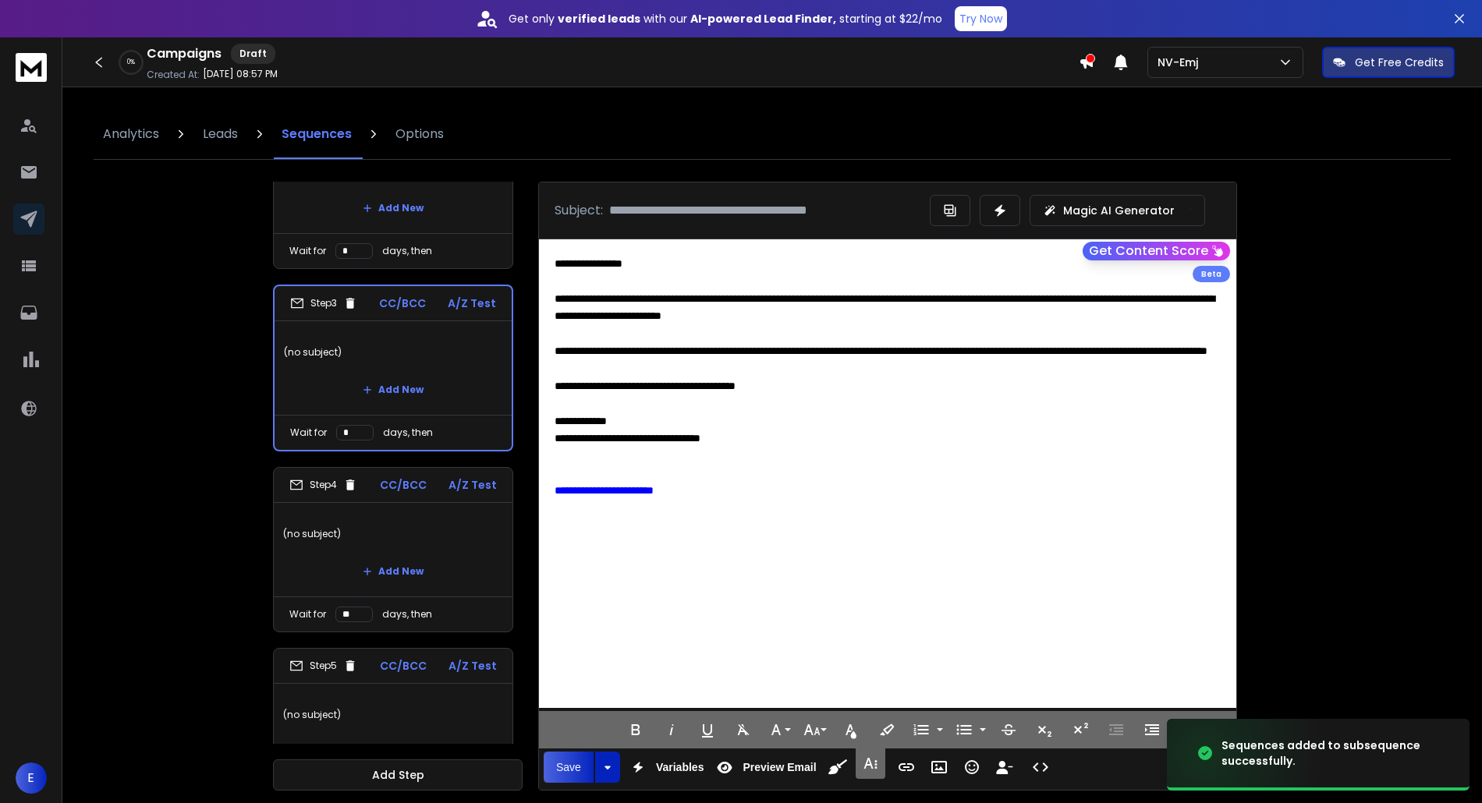
click at [459, 554] on p "(no subject)" at bounding box center [393, 534] width 220 height 44
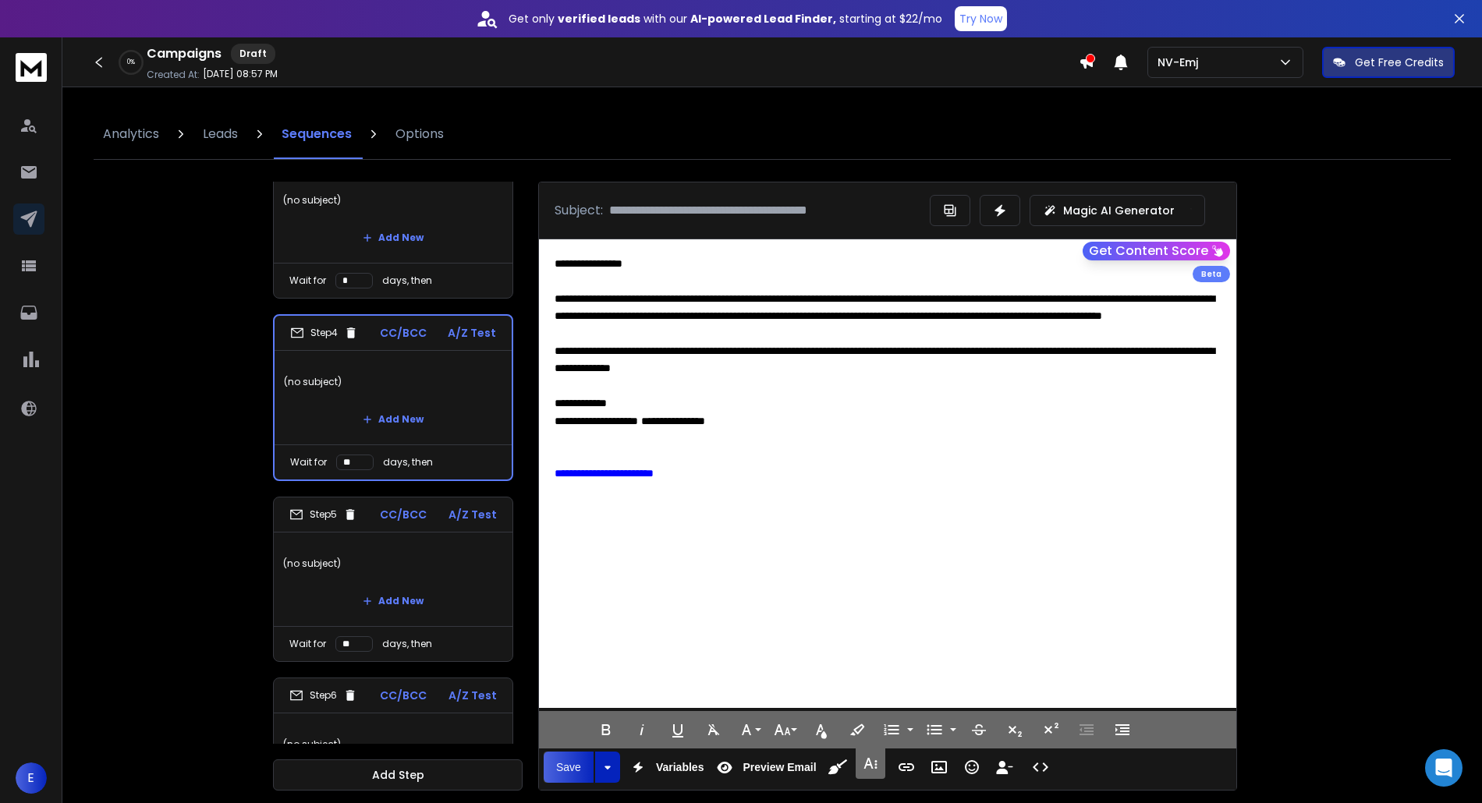
scroll to position [427, 0]
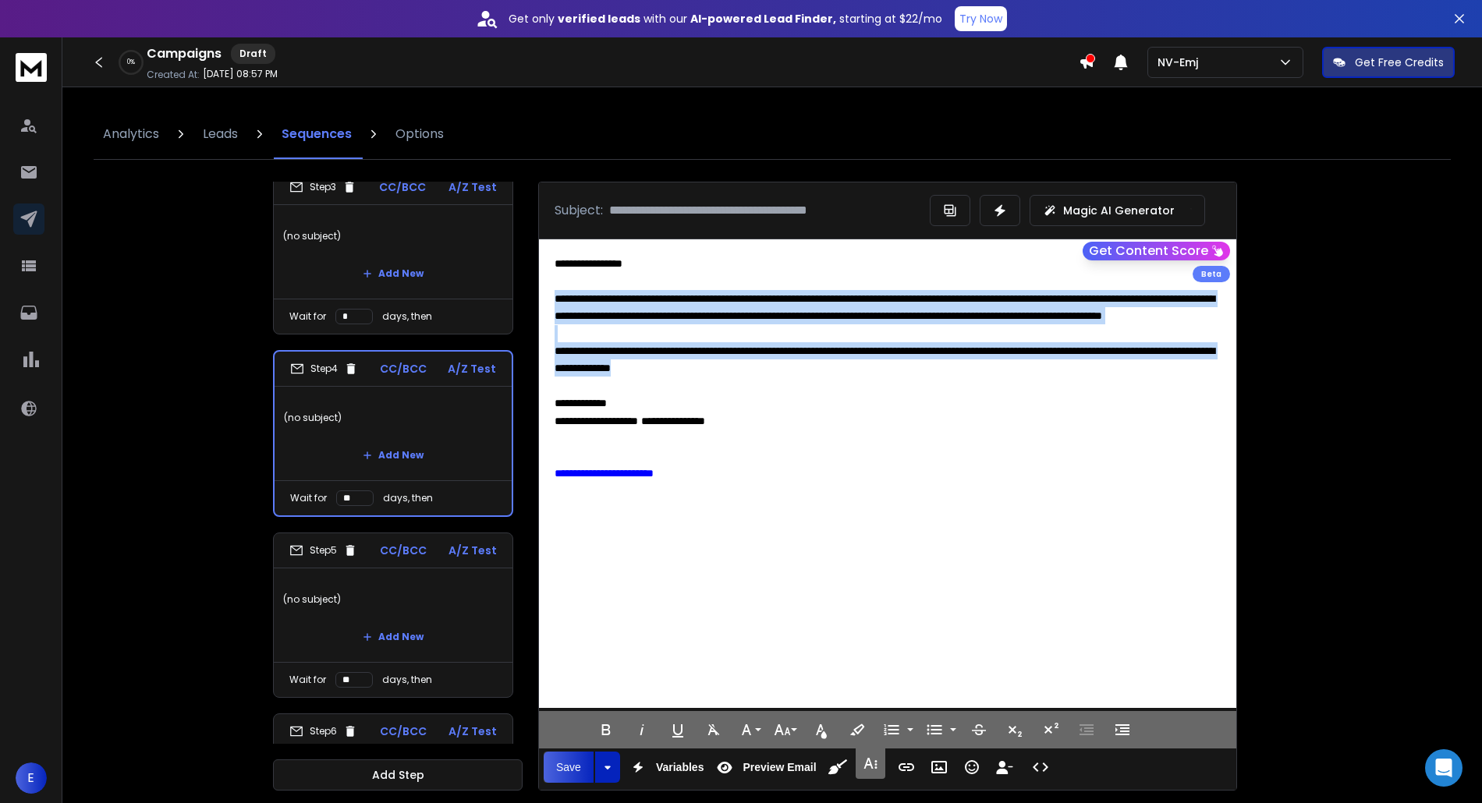
drag, startPoint x: 764, startPoint y: 393, endPoint x: 531, endPoint y: 294, distance: 253.4
click at [531, 294] on div "**********" at bounding box center [772, 486] width 998 height 609
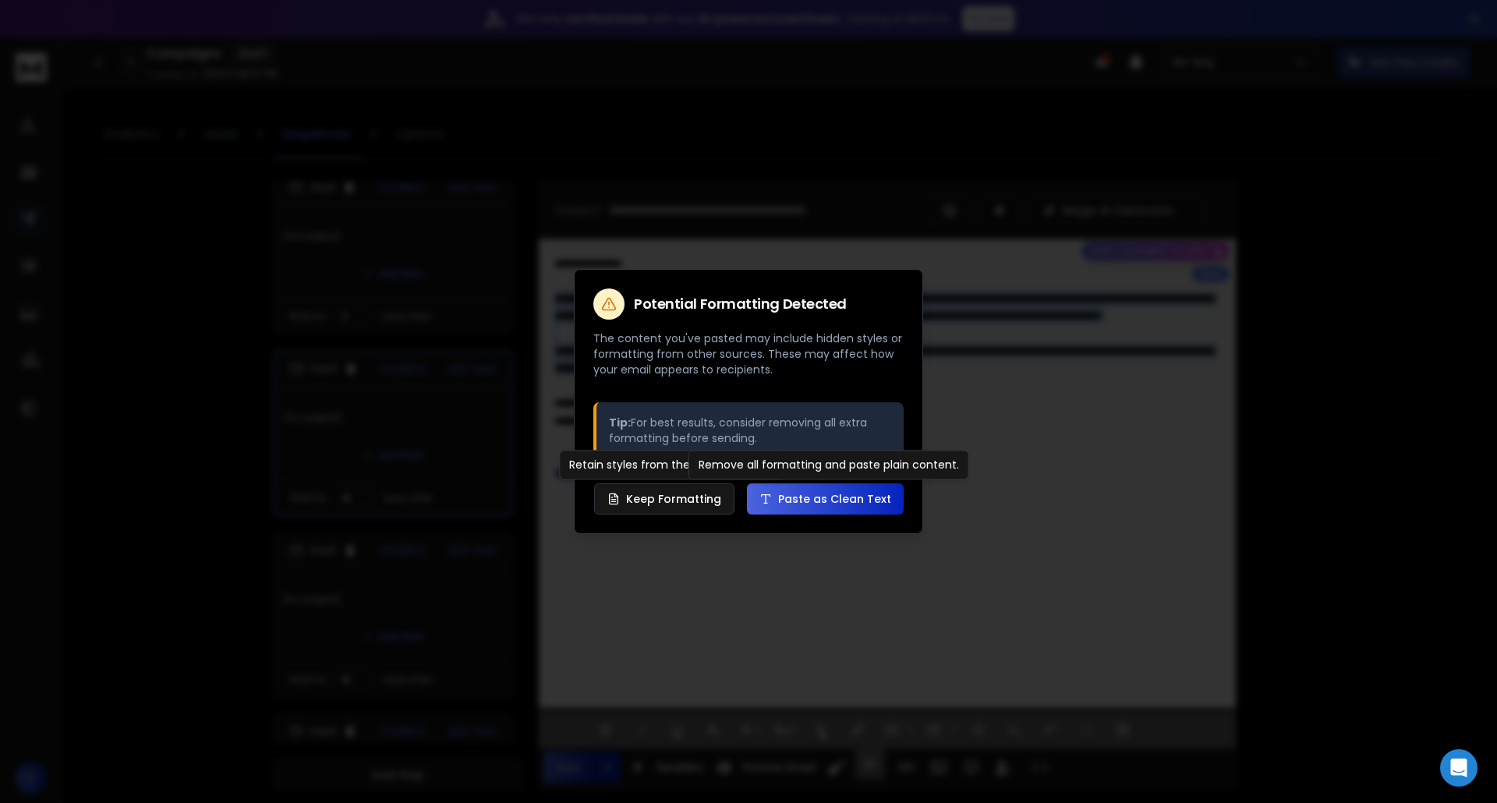
click at [797, 493] on button "Paste as Clean Text" at bounding box center [825, 499] width 157 height 31
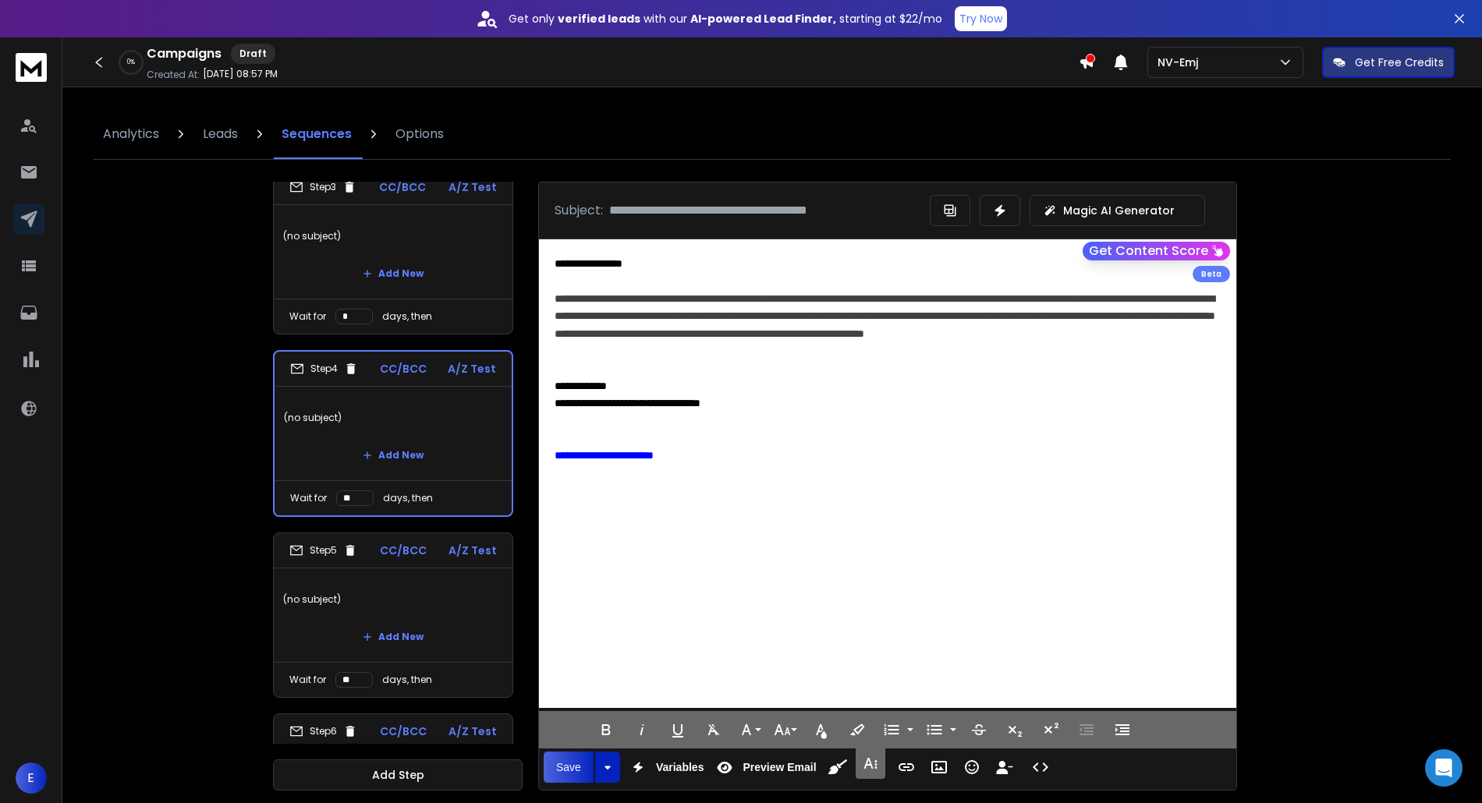
click at [628, 320] on div "**********" at bounding box center [887, 325] width 665 height 70
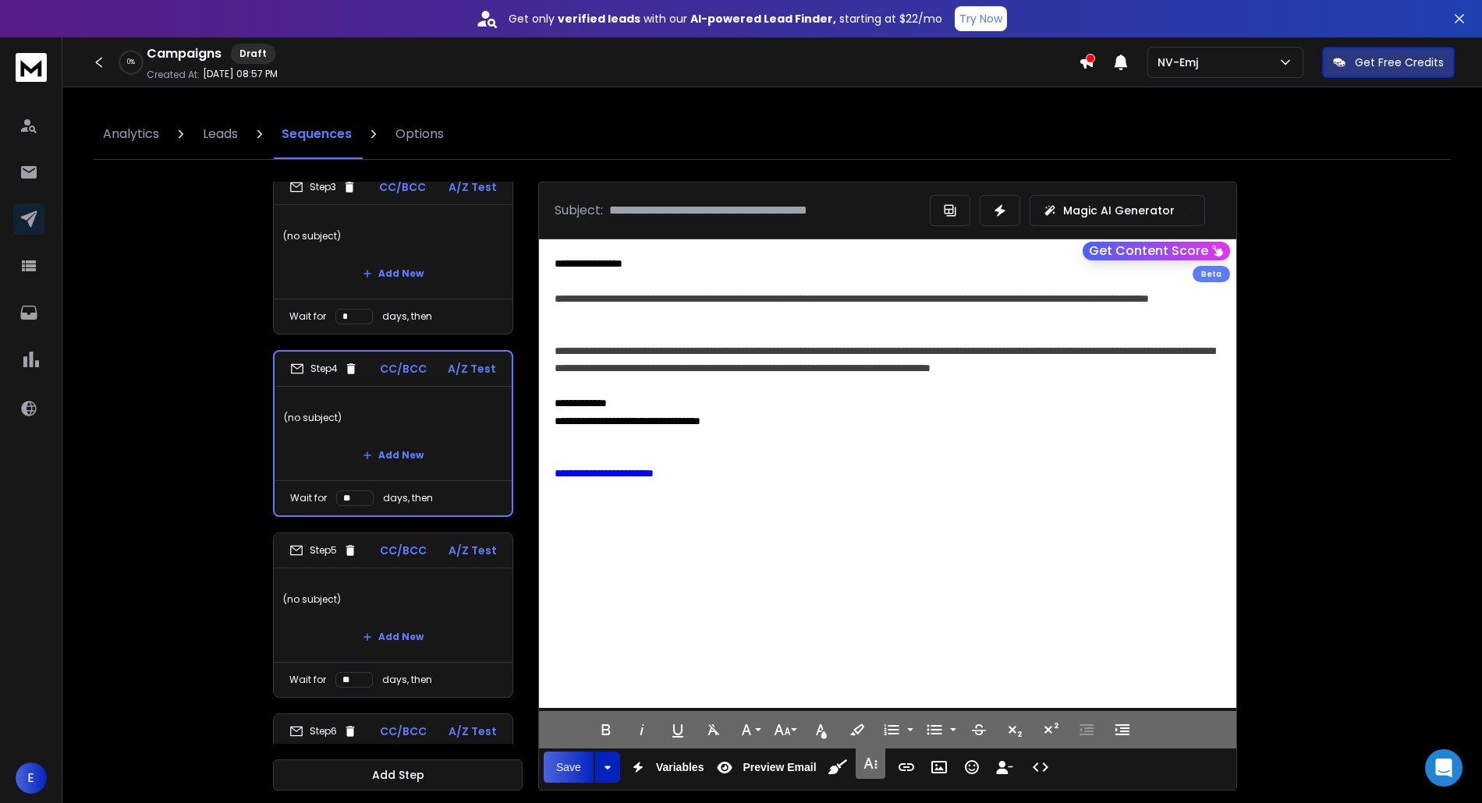
click at [922, 370] on div "**********" at bounding box center [887, 359] width 665 height 35
click at [919, 372] on div "**********" at bounding box center [887, 359] width 665 height 35
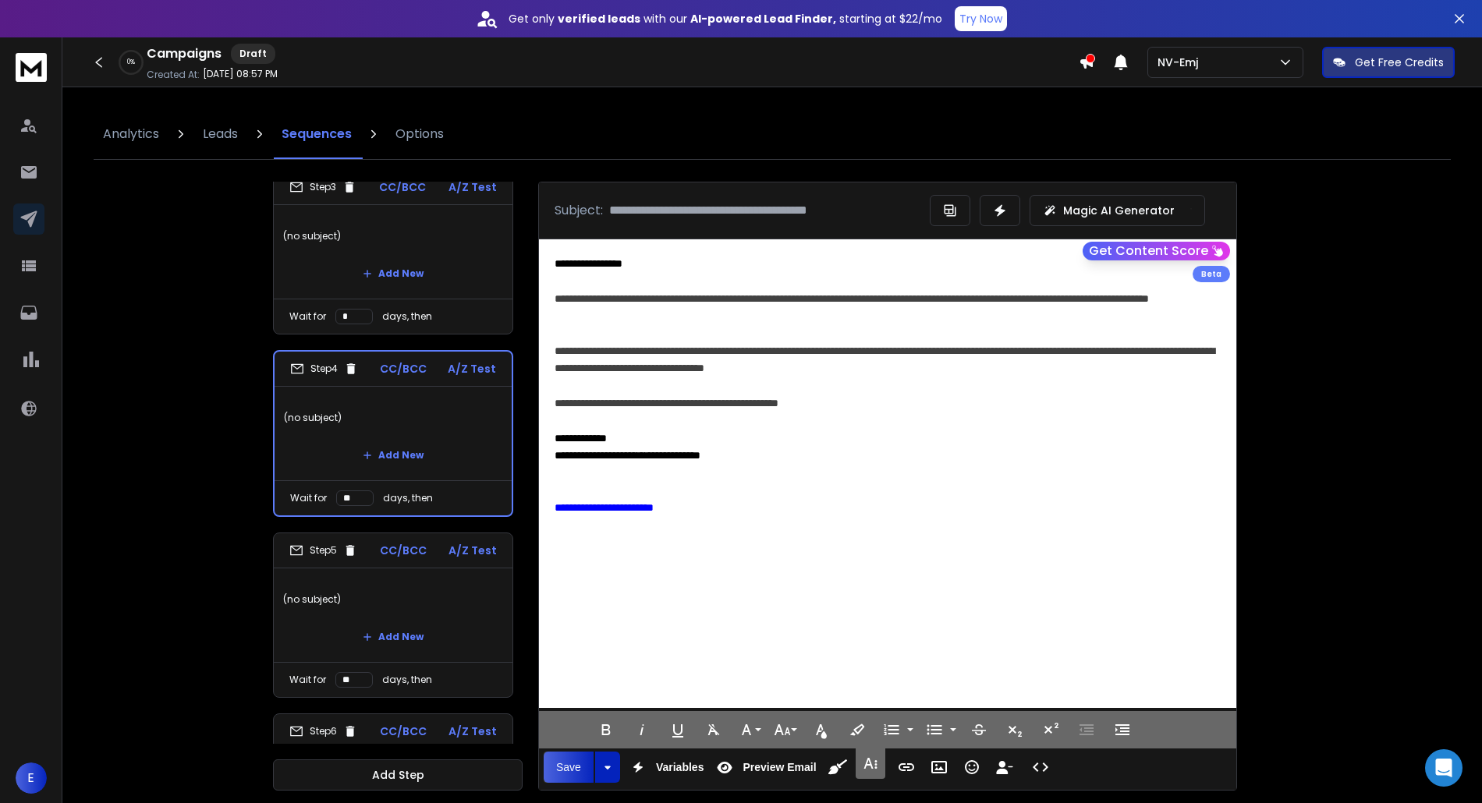
click at [753, 459] on div "**********" at bounding box center [888, 455] width 666 height 17
drag, startPoint x: 753, startPoint y: 459, endPoint x: 662, endPoint y: 462, distance: 90.6
click at [662, 462] on div "**********" at bounding box center [888, 455] width 666 height 17
click at [650, 457] on span "*" at bounding box center [644, 455] width 12 height 11
click at [818, 438] on div "**********" at bounding box center [888, 438] width 666 height 17
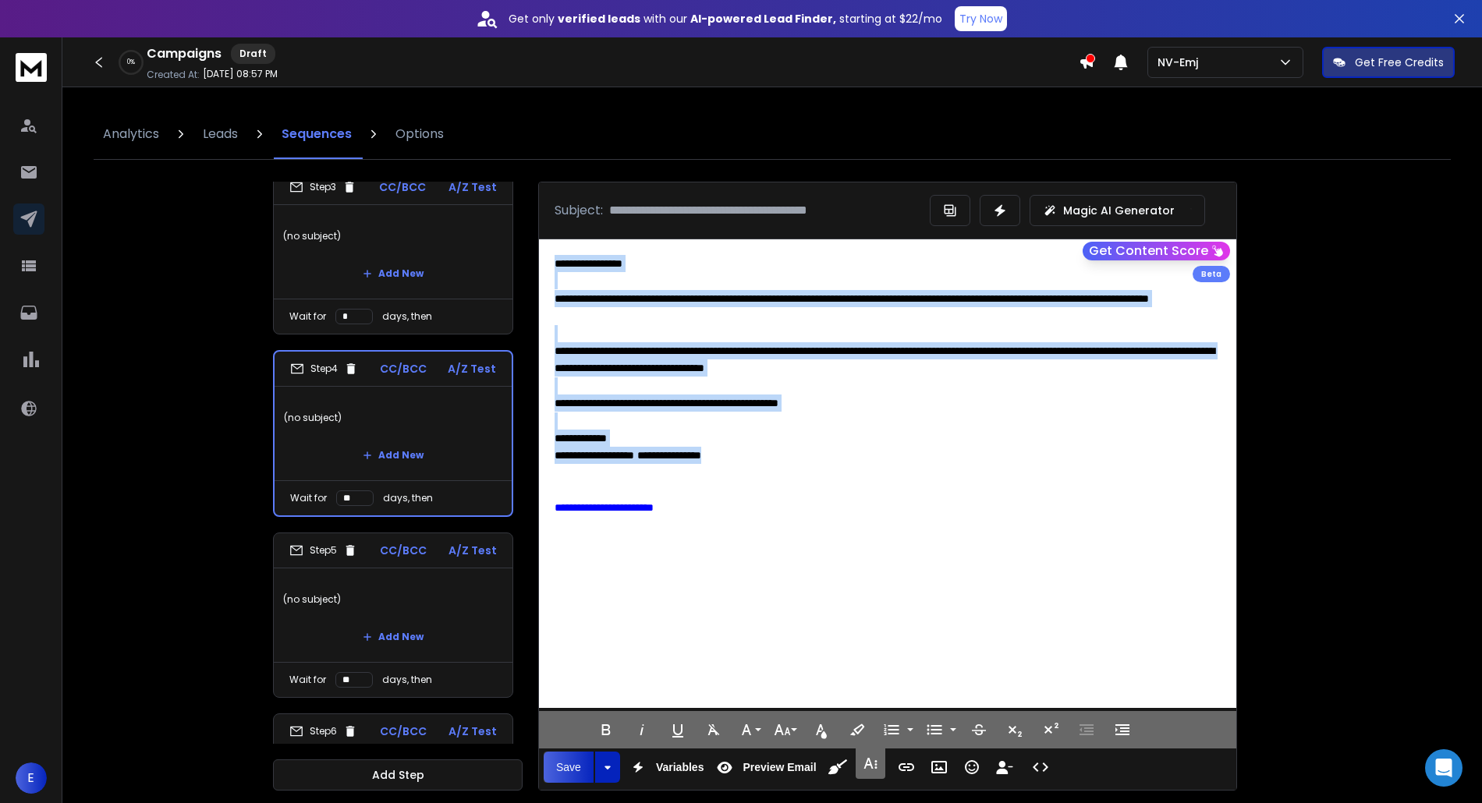
drag, startPoint x: 767, startPoint y: 456, endPoint x: 547, endPoint y: 241, distance: 308.3
click at [547, 241] on div "**********" at bounding box center [887, 473] width 697 height 469
click at [817, 725] on icon "button" at bounding box center [821, 730] width 19 height 19
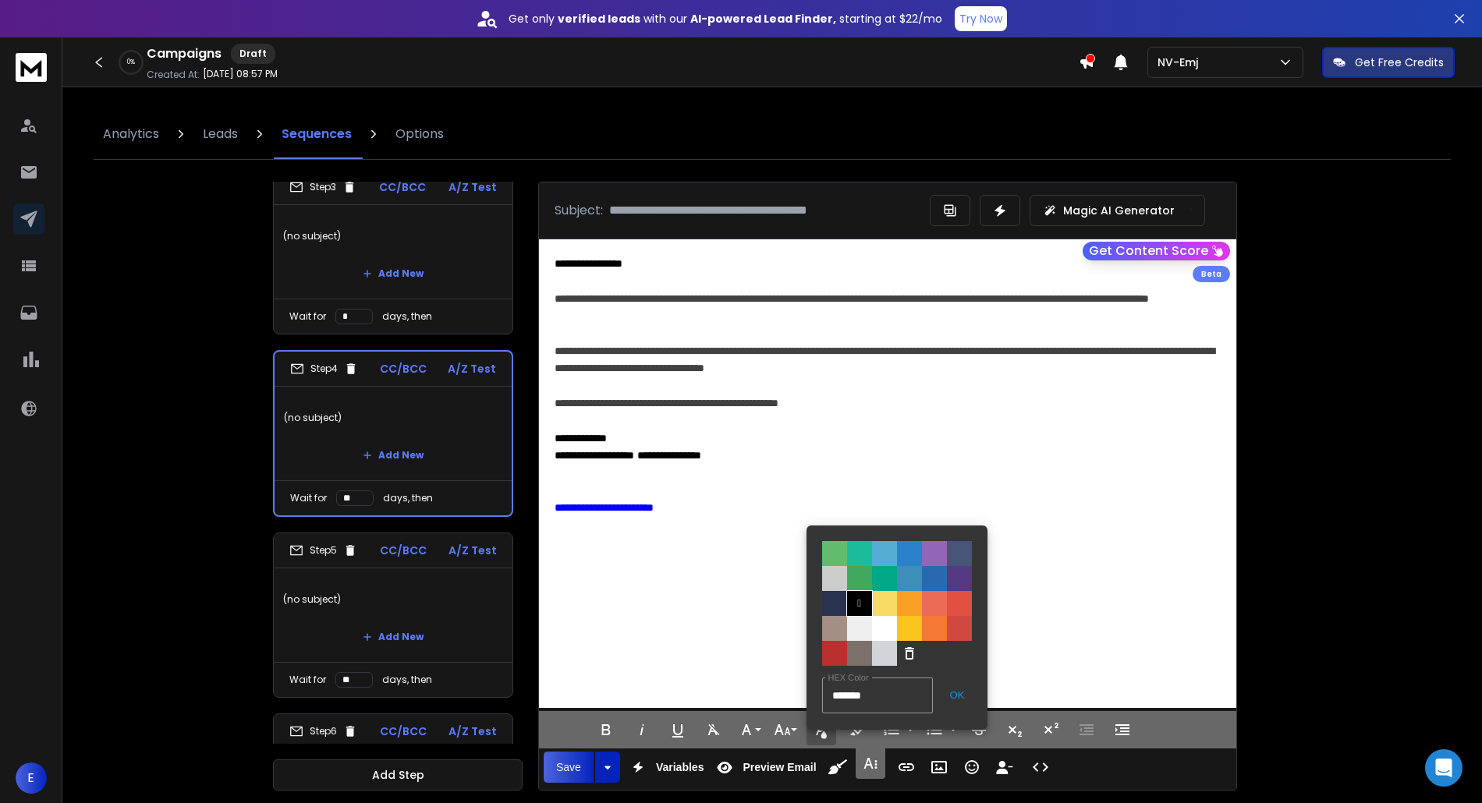
click at [853, 597] on span "" at bounding box center [859, 603] width 25 height 25
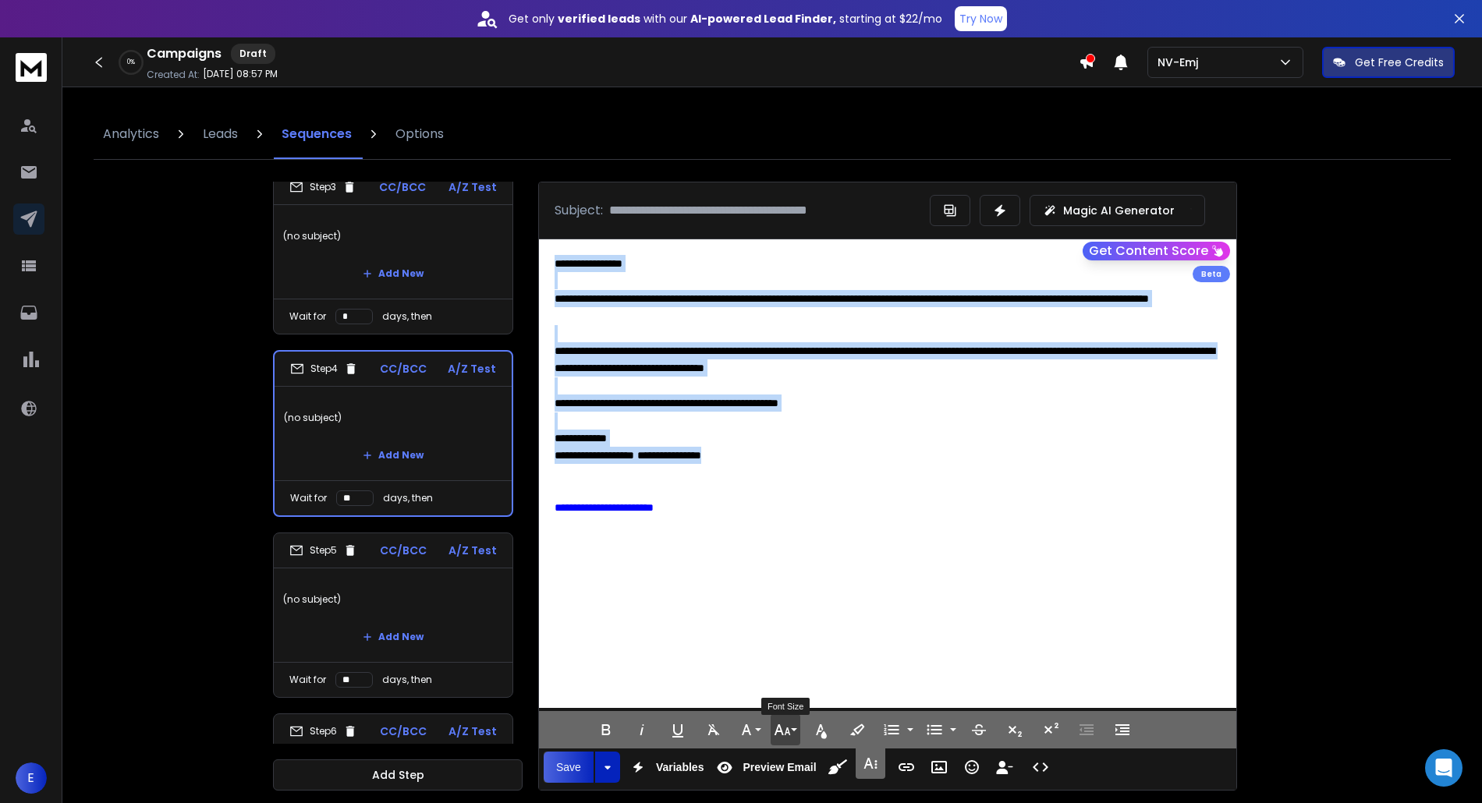
click at [787, 728] on icon "button" at bounding box center [782, 730] width 16 height 11
click at [806, 547] on link "14" at bounding box center [799, 546] width 56 height 23
click at [746, 728] on icon "button" at bounding box center [746, 730] width 9 height 11
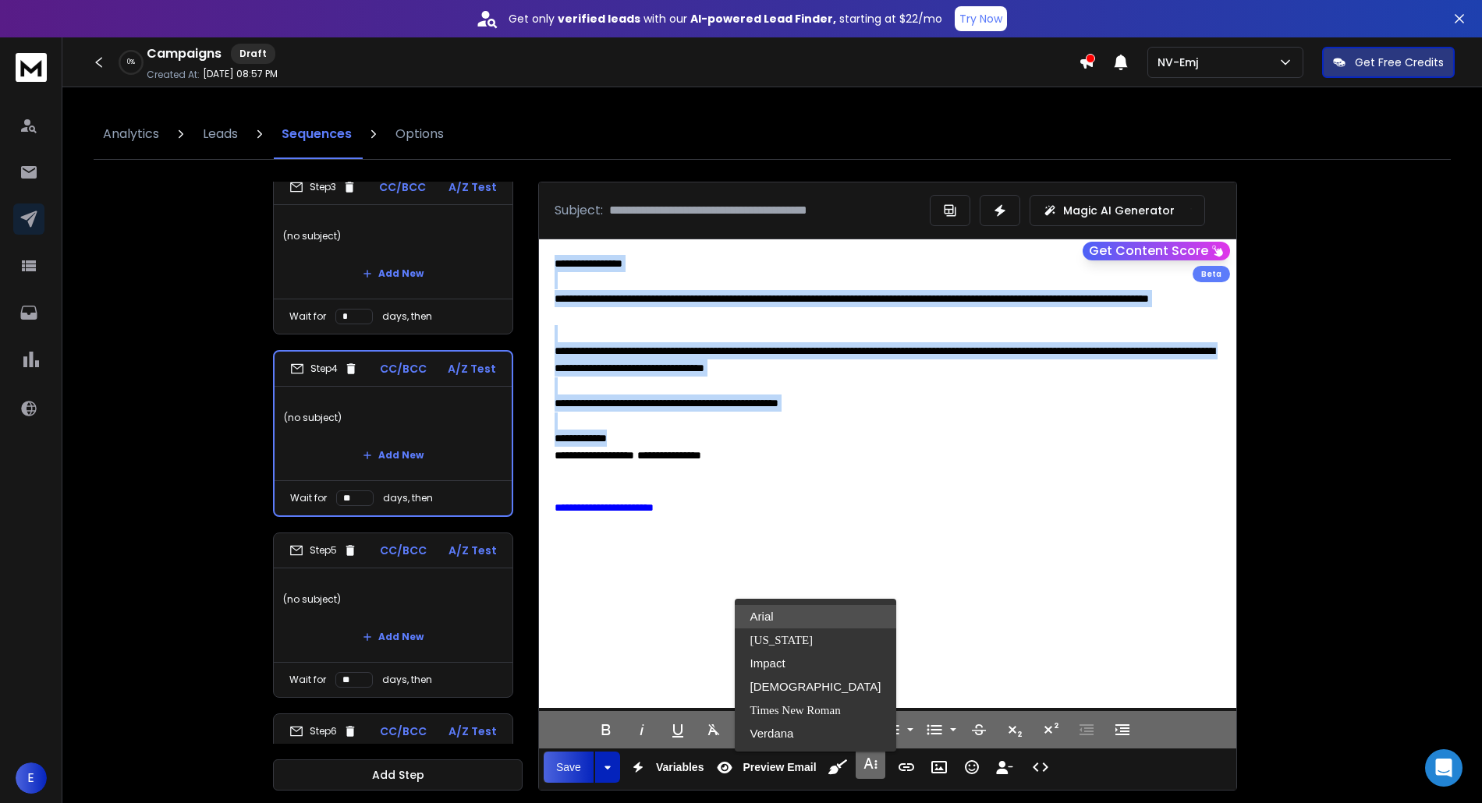
scroll to position [0, 0]
click at [787, 612] on link "Arial" at bounding box center [816, 616] width 162 height 23
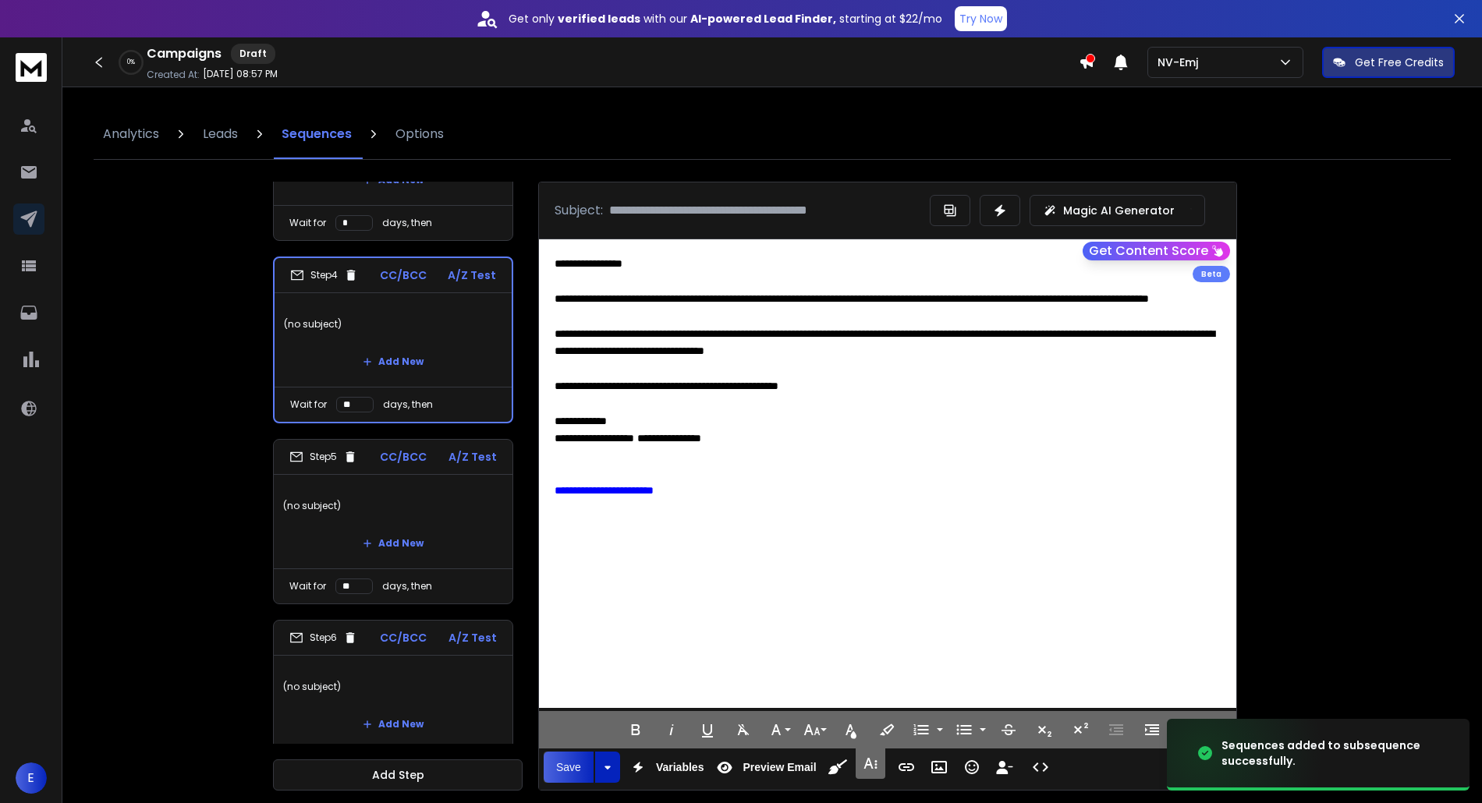
scroll to position [531, 0]
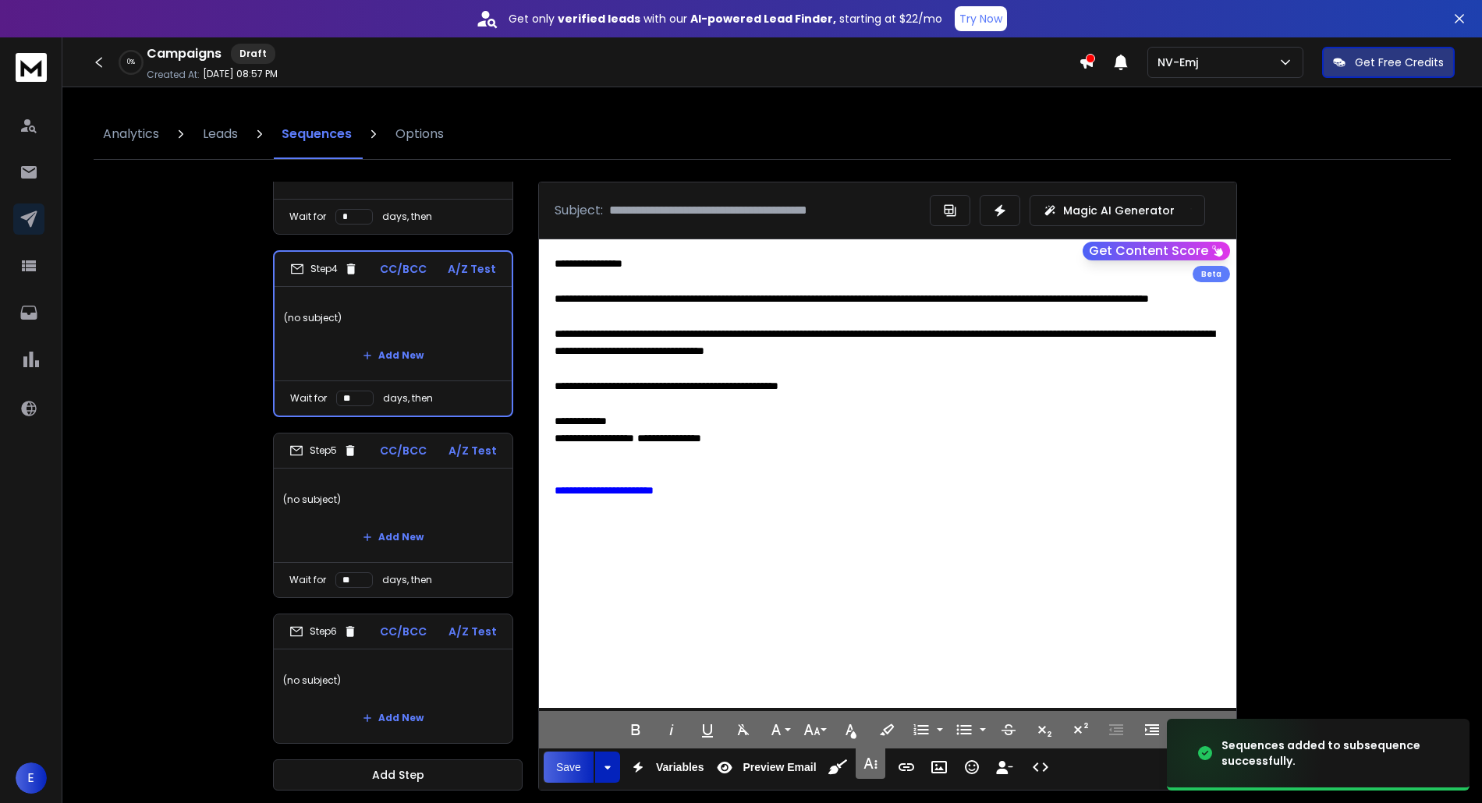
click at [494, 523] on div "Add New" at bounding box center [393, 537] width 220 height 31
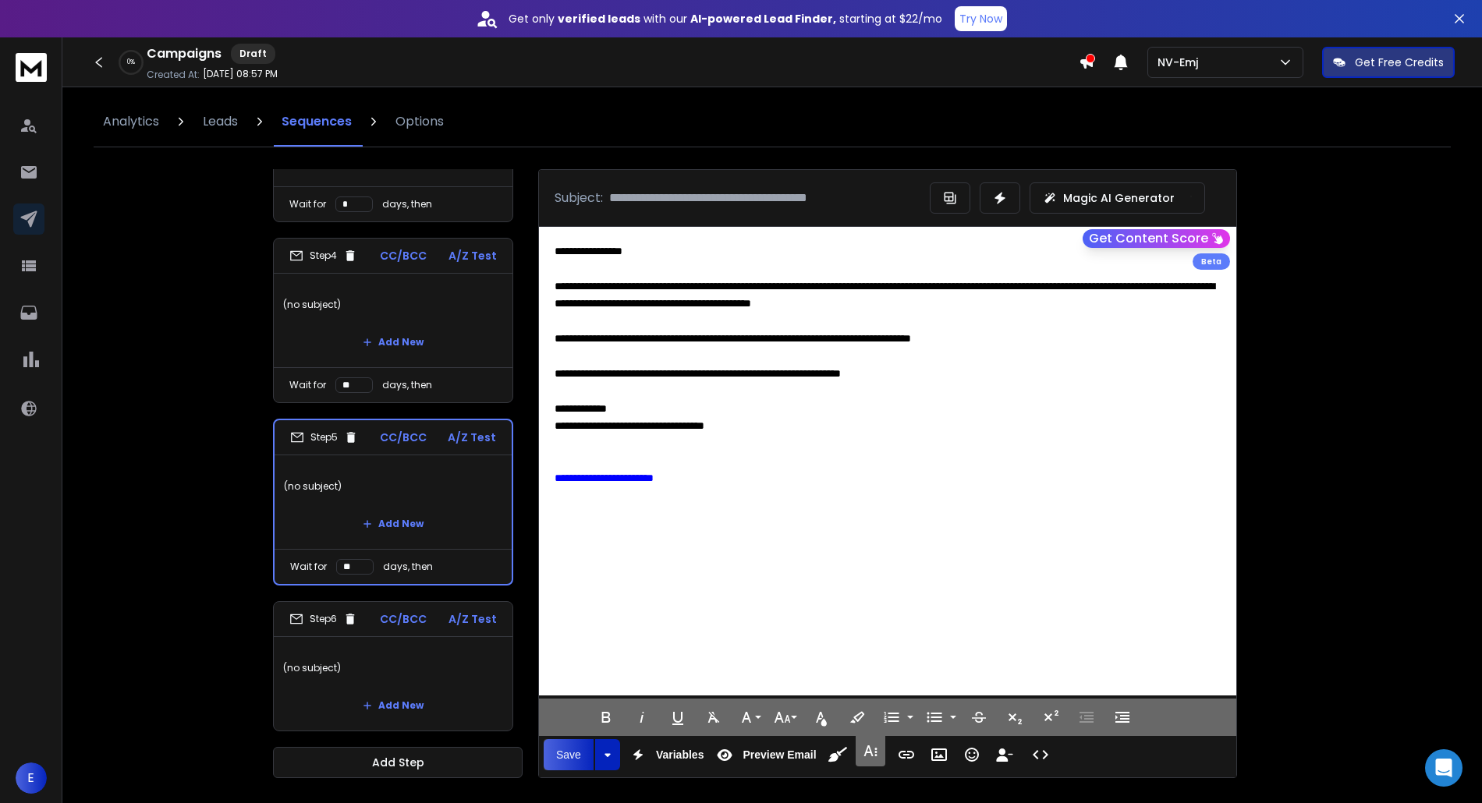
scroll to position [16, 0]
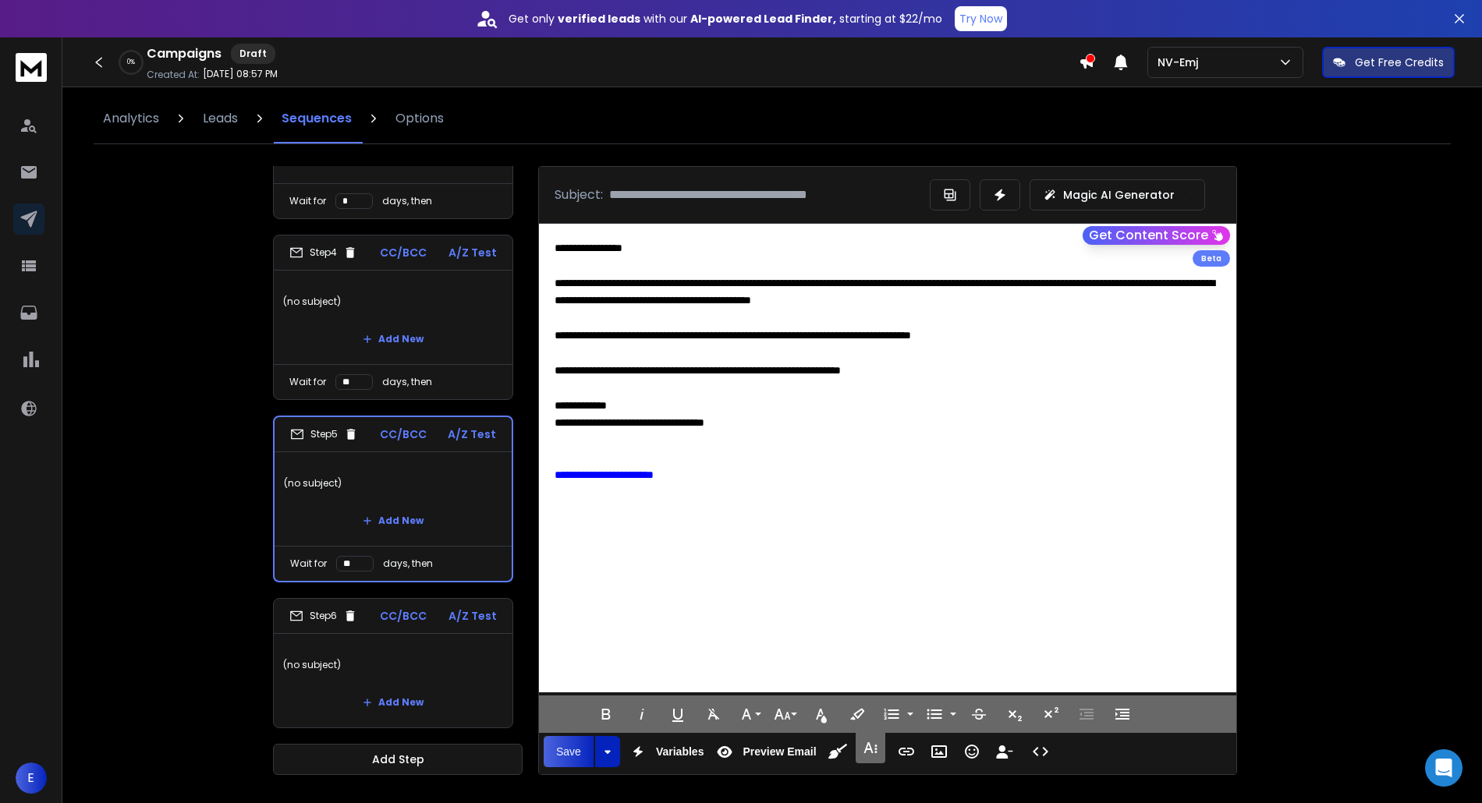
click at [445, 310] on p "(no subject)" at bounding box center [393, 302] width 220 height 44
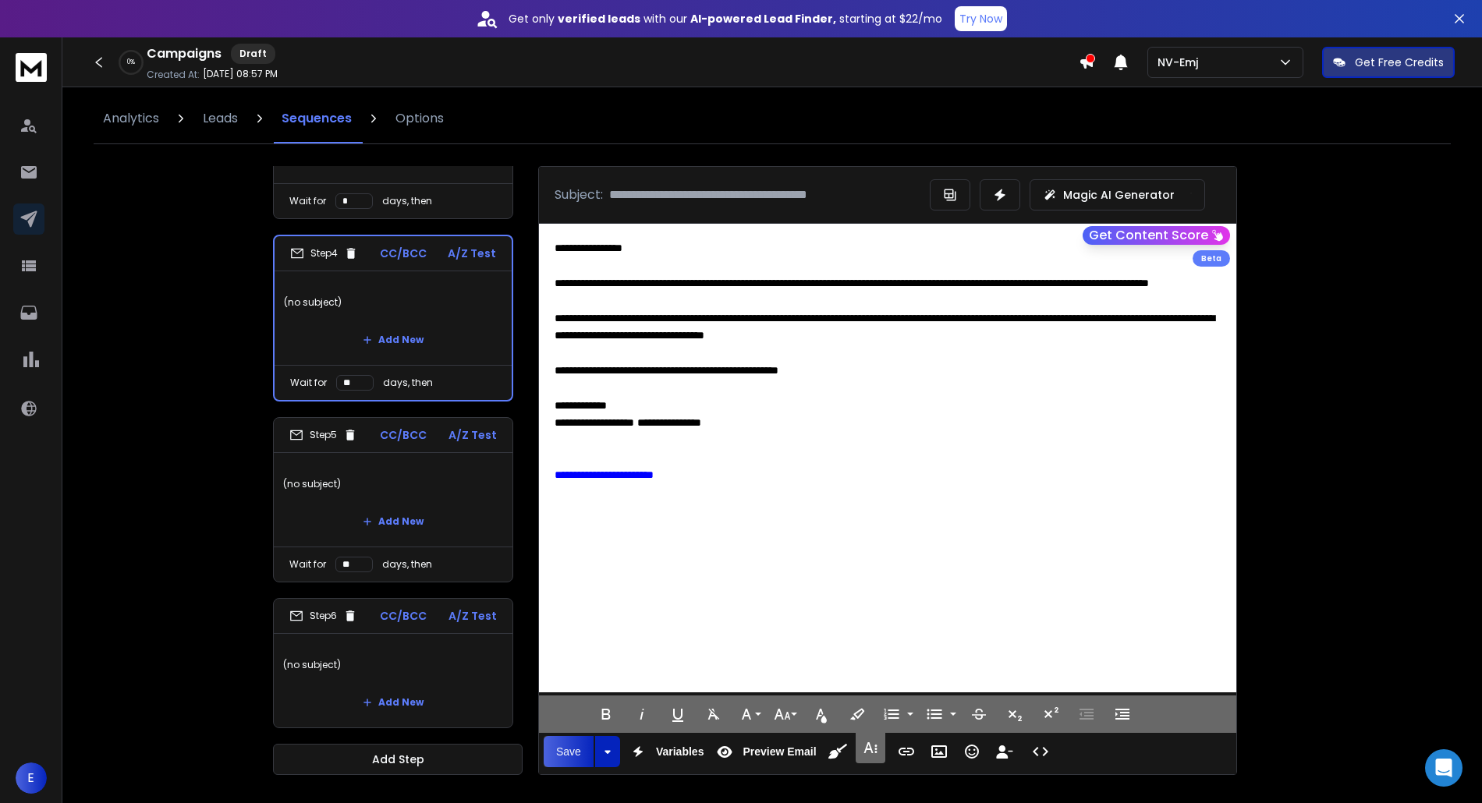
click at [445, 477] on p "(no subject)" at bounding box center [393, 484] width 220 height 44
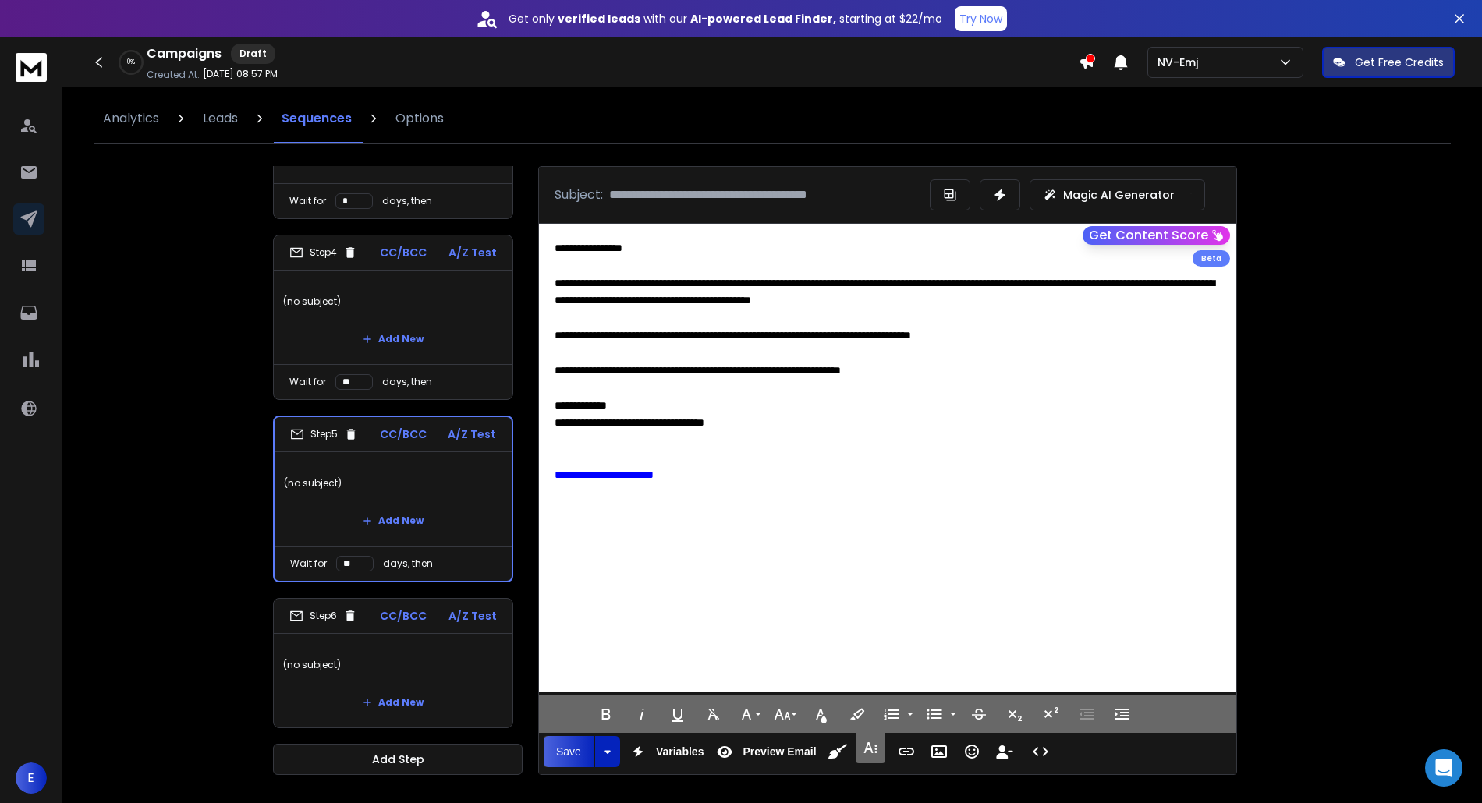
click at [456, 683] on p "(no subject)" at bounding box center [393, 665] width 220 height 44
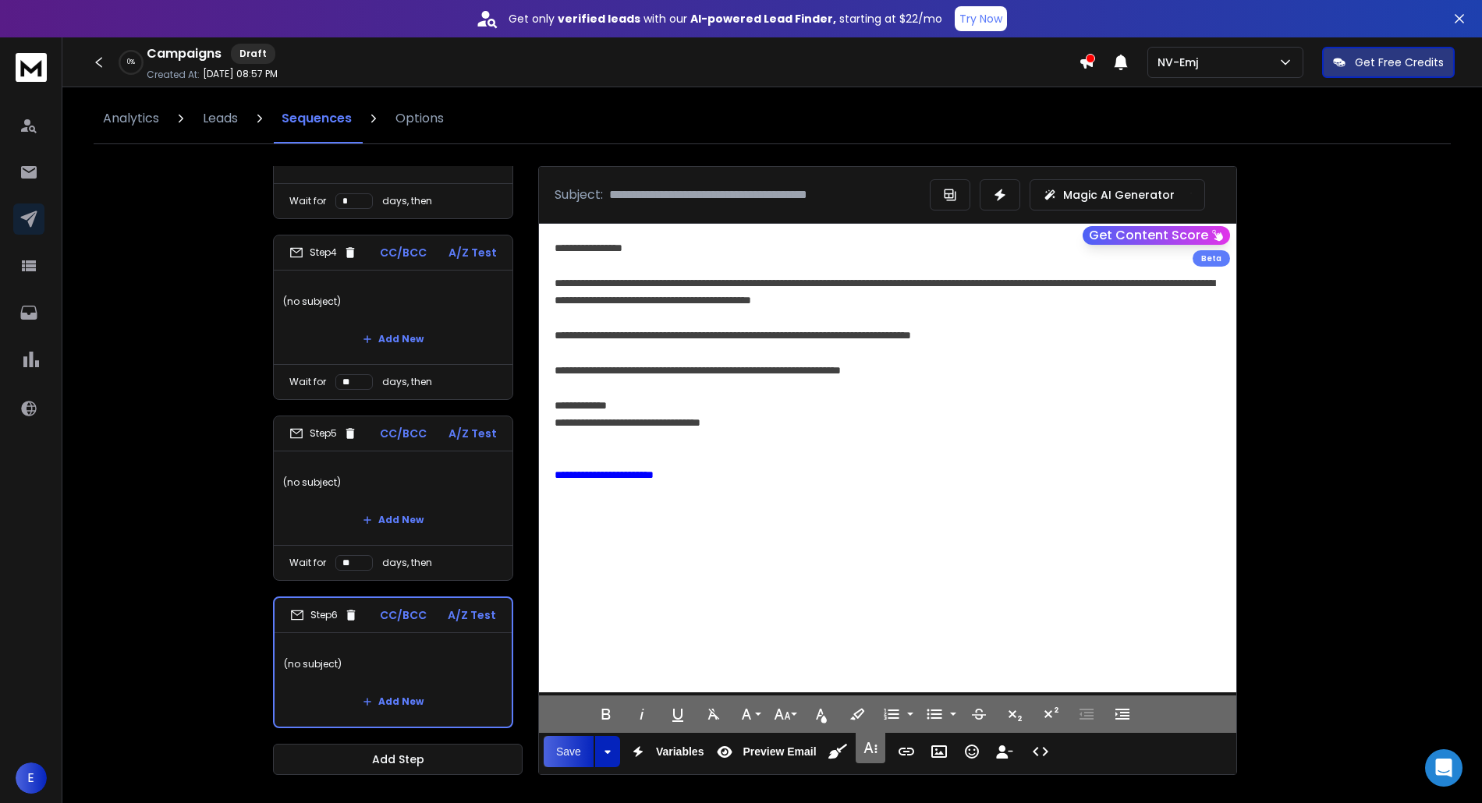
click at [437, 501] on p "(no subject)" at bounding box center [393, 483] width 220 height 44
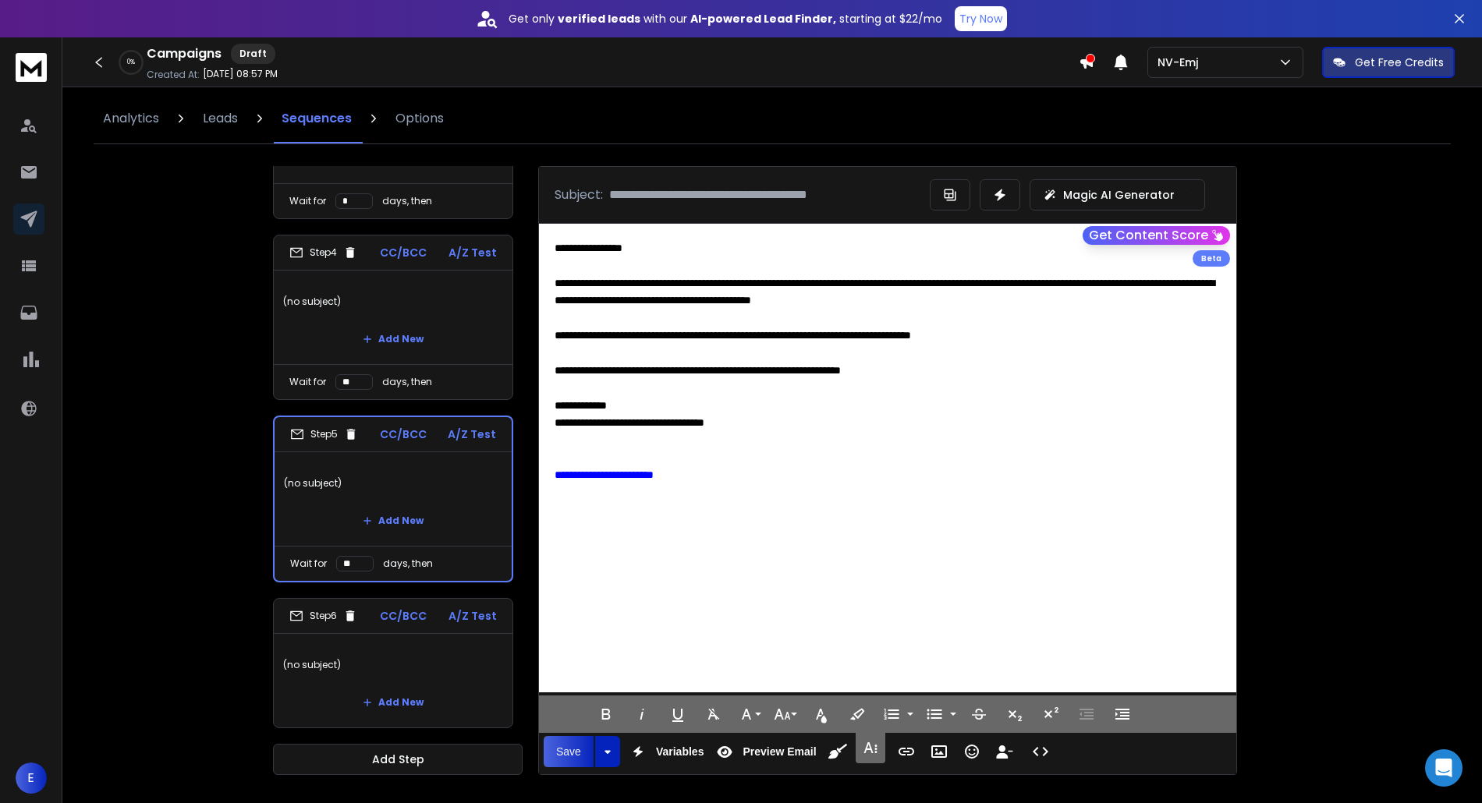
click at [477, 340] on div "Add New" at bounding box center [393, 339] width 220 height 31
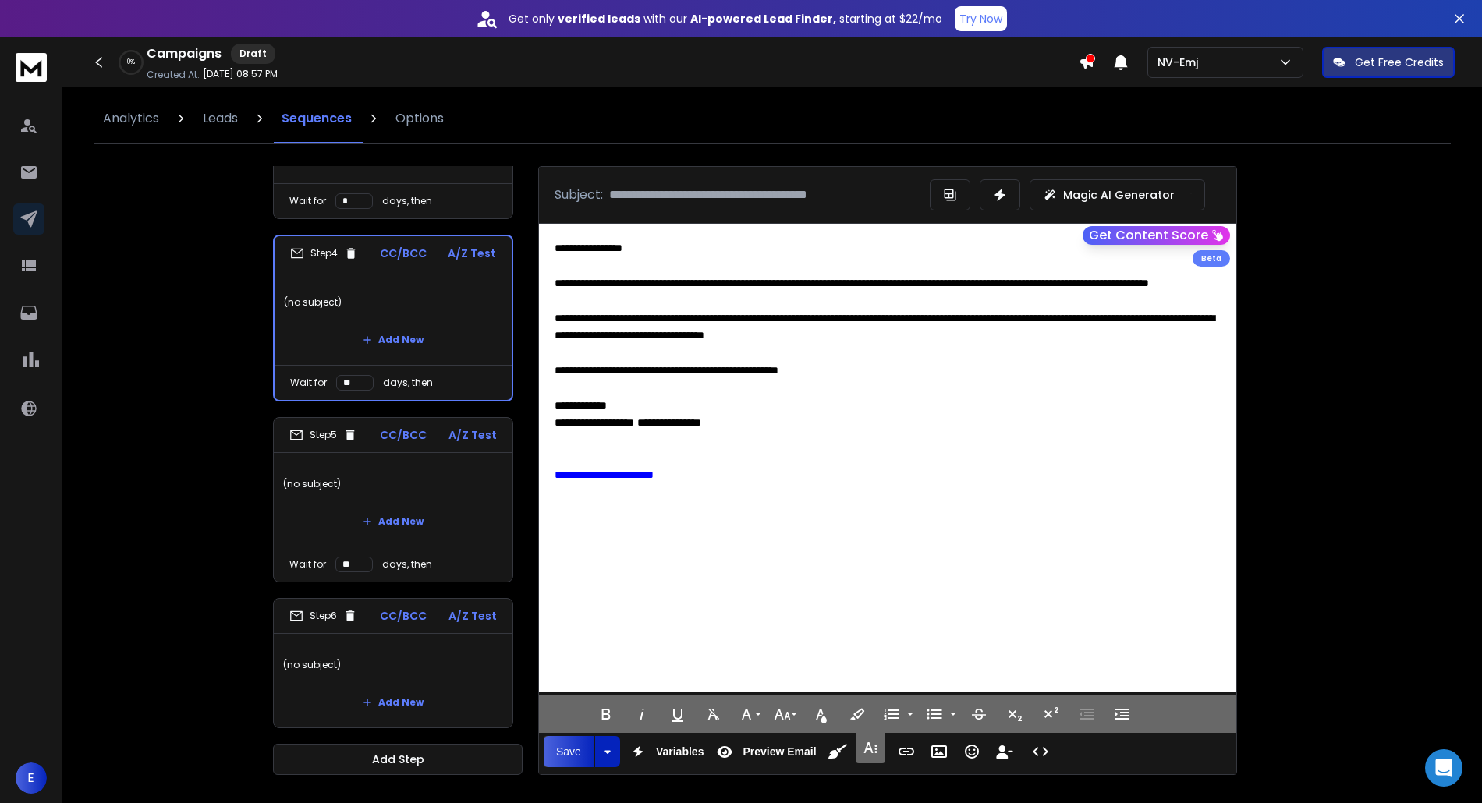
click at [452, 512] on div "Add New" at bounding box center [393, 521] width 220 height 31
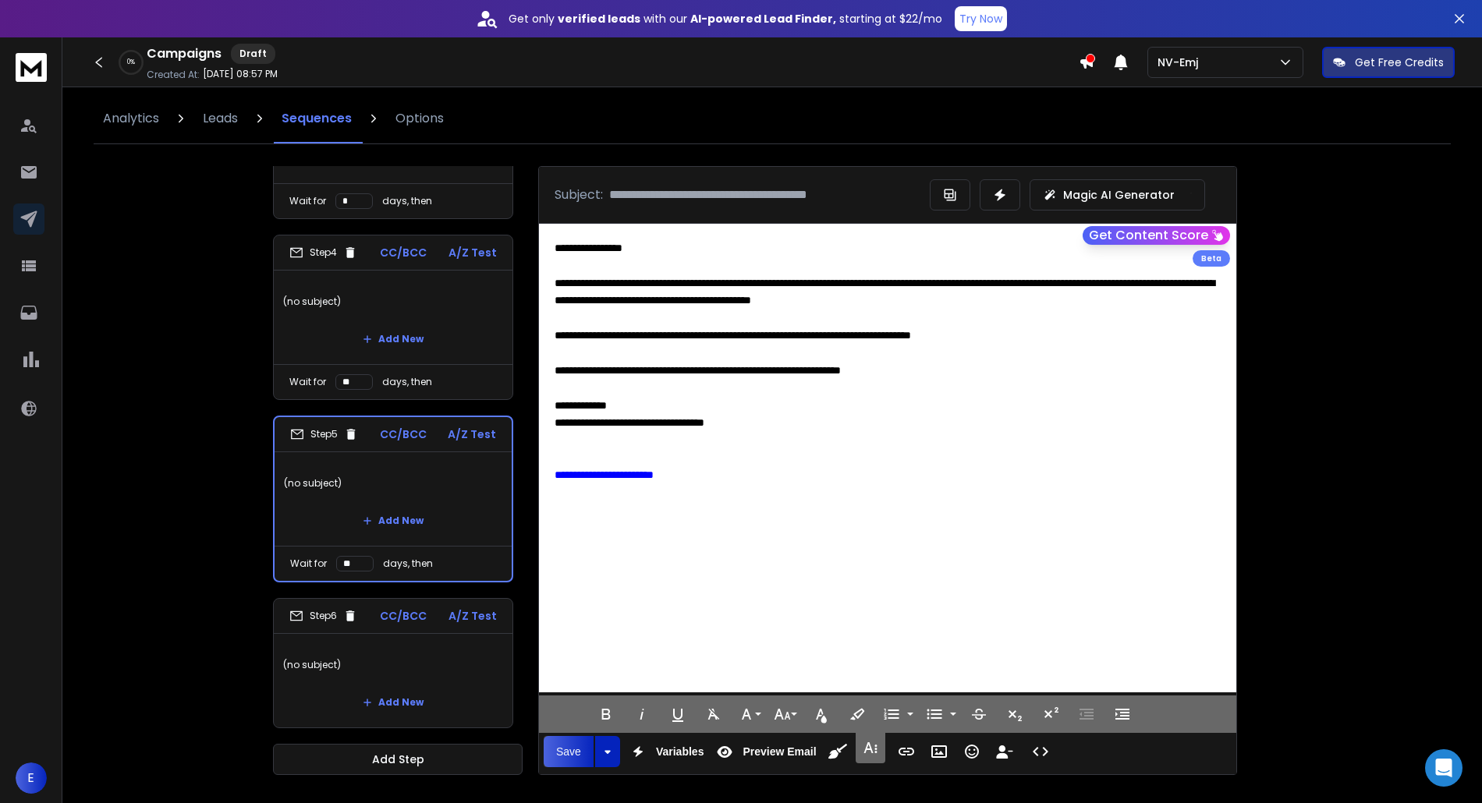
click at [451, 367] on div "Wait for ** days, then" at bounding box center [393, 381] width 239 height 35
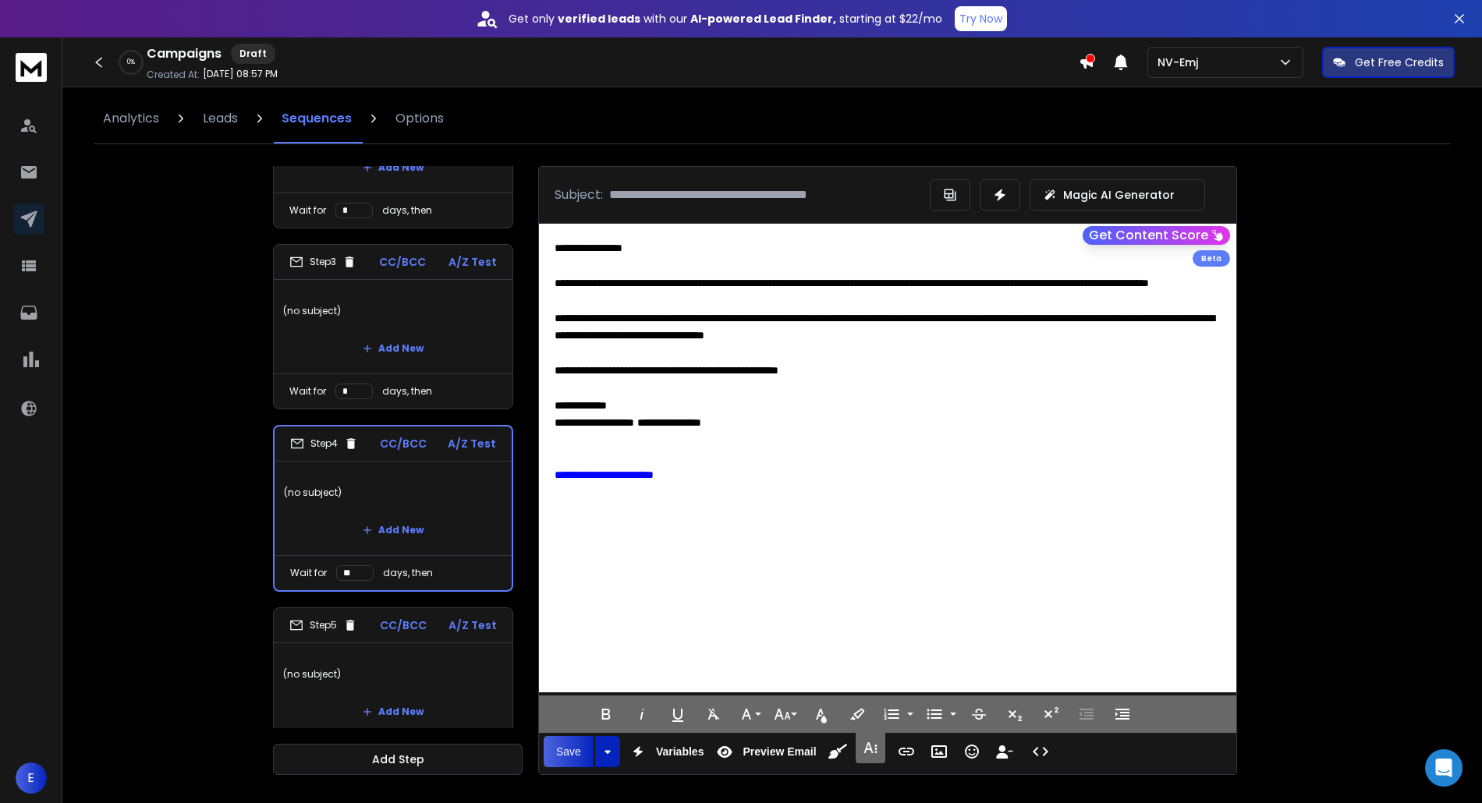
scroll to position [323, 0]
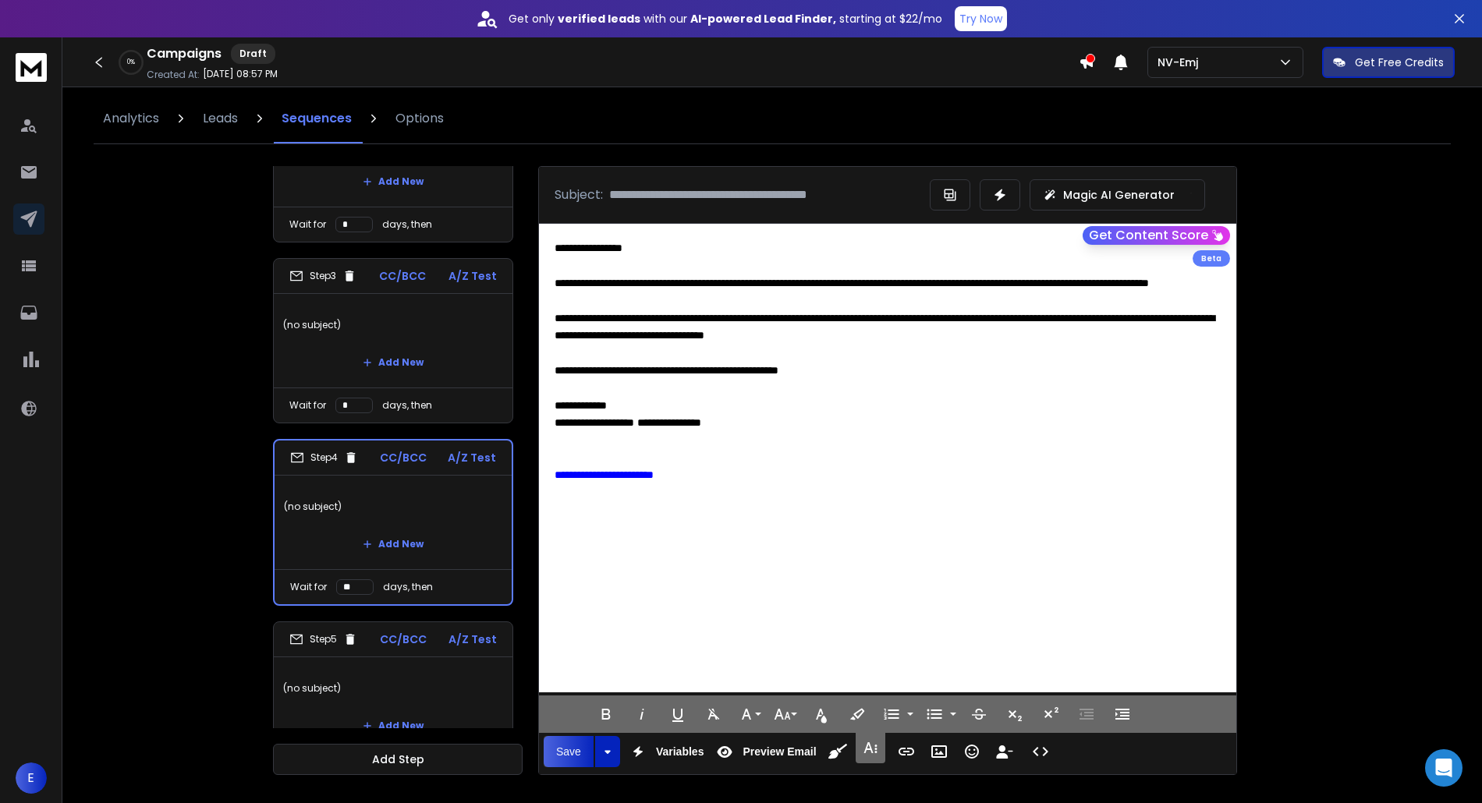
click at [459, 365] on div "Add New" at bounding box center [393, 362] width 220 height 31
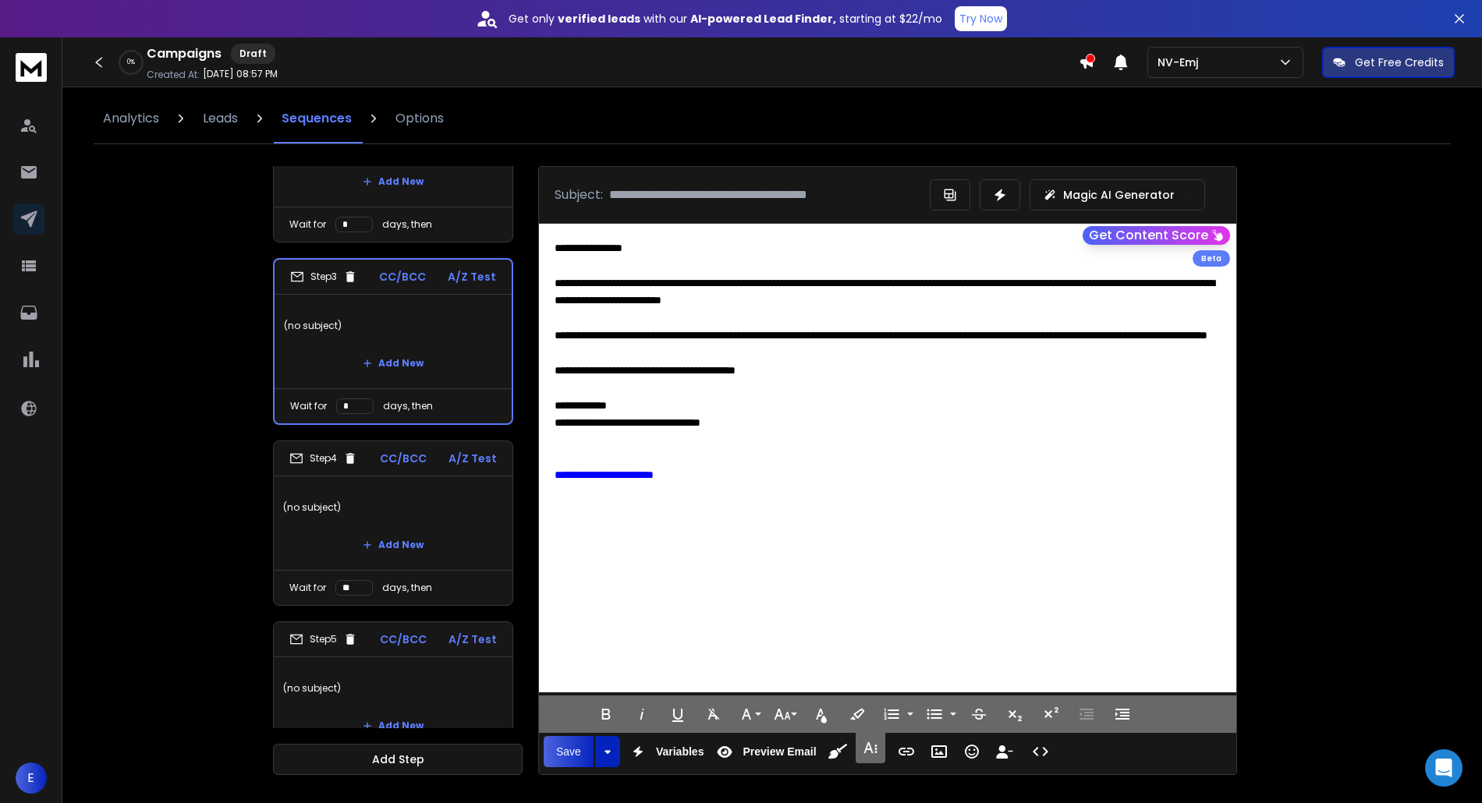
click at [469, 516] on p "(no subject)" at bounding box center [393, 508] width 220 height 44
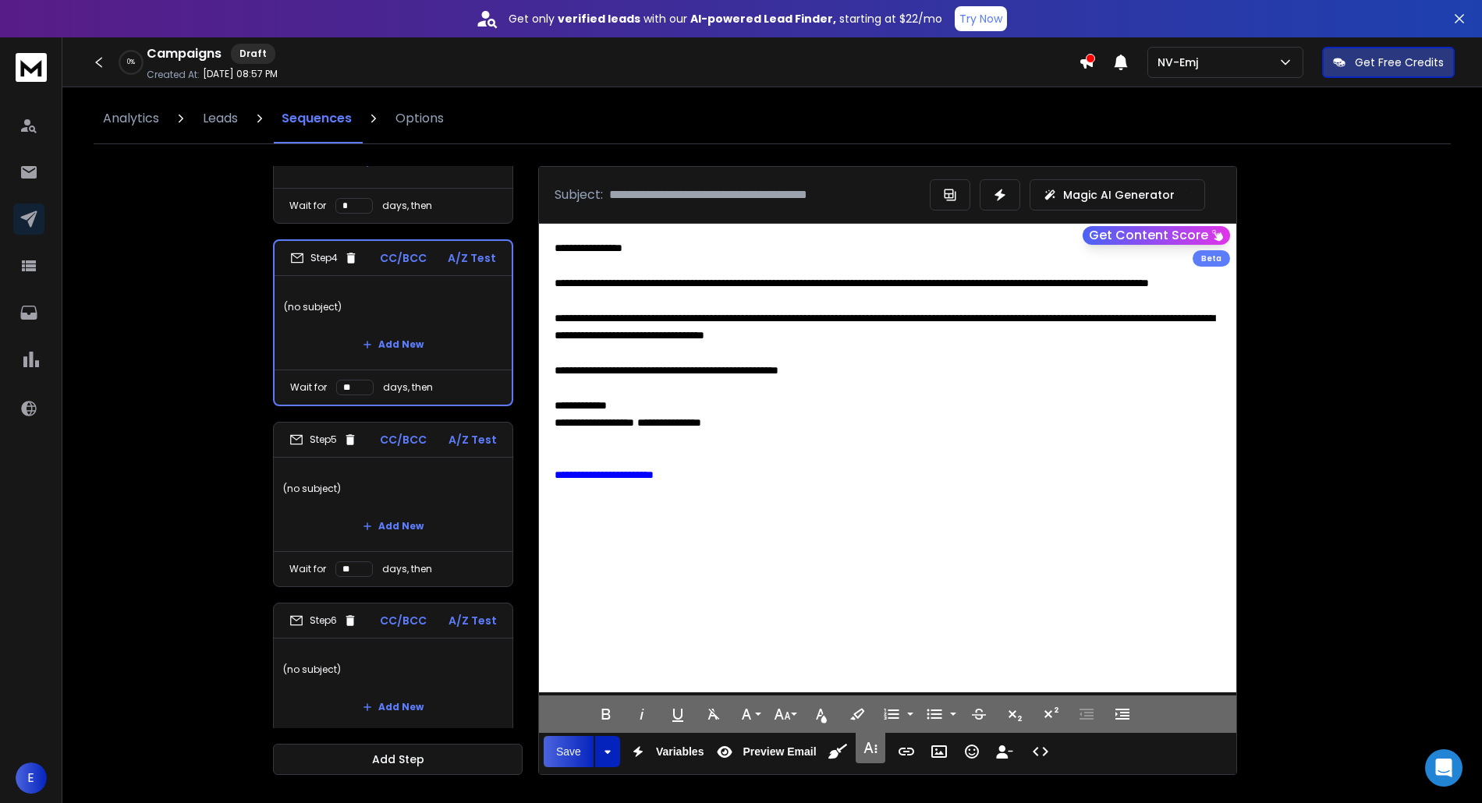
scroll to position [531, 0]
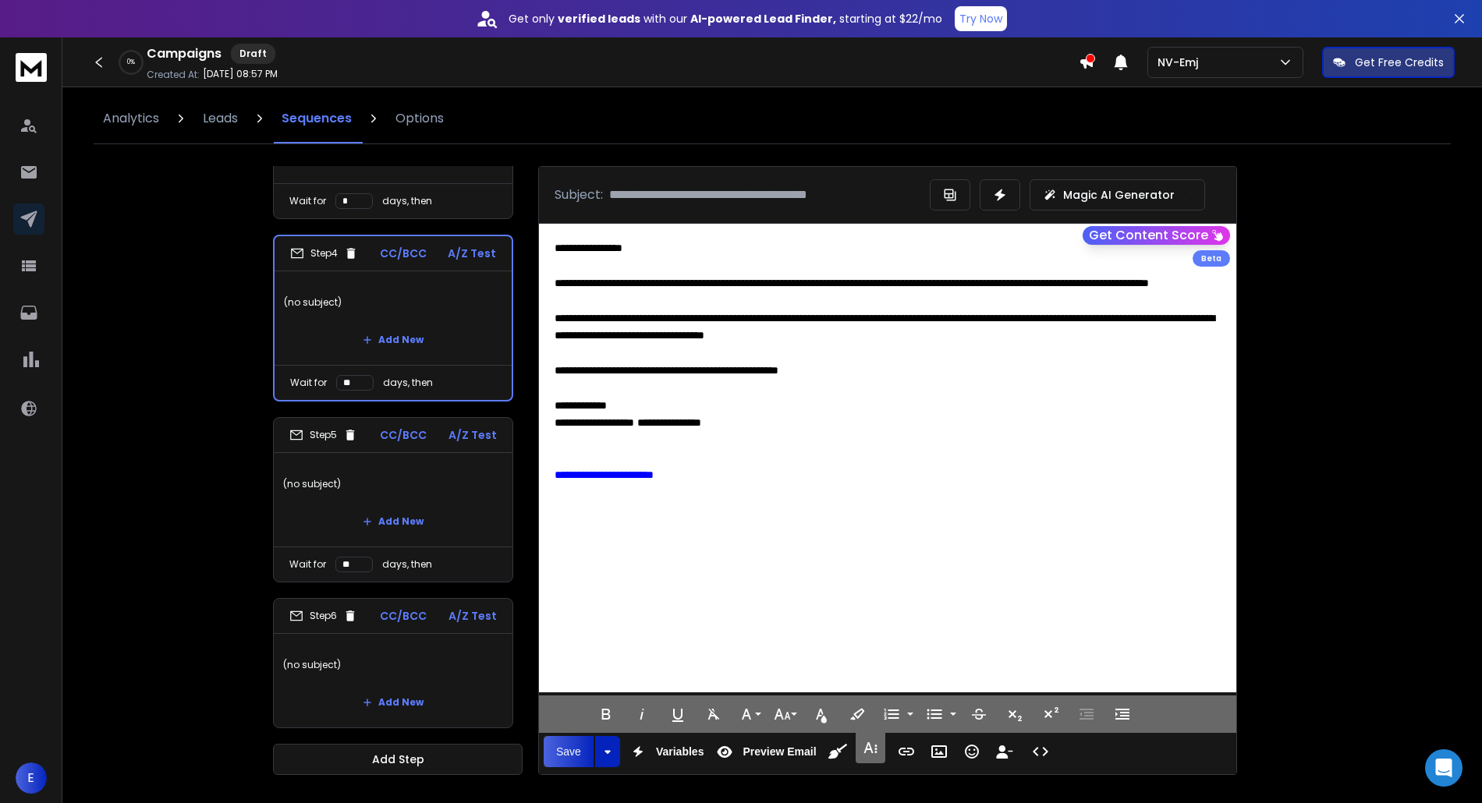
click at [469, 519] on div "Add New" at bounding box center [393, 521] width 220 height 31
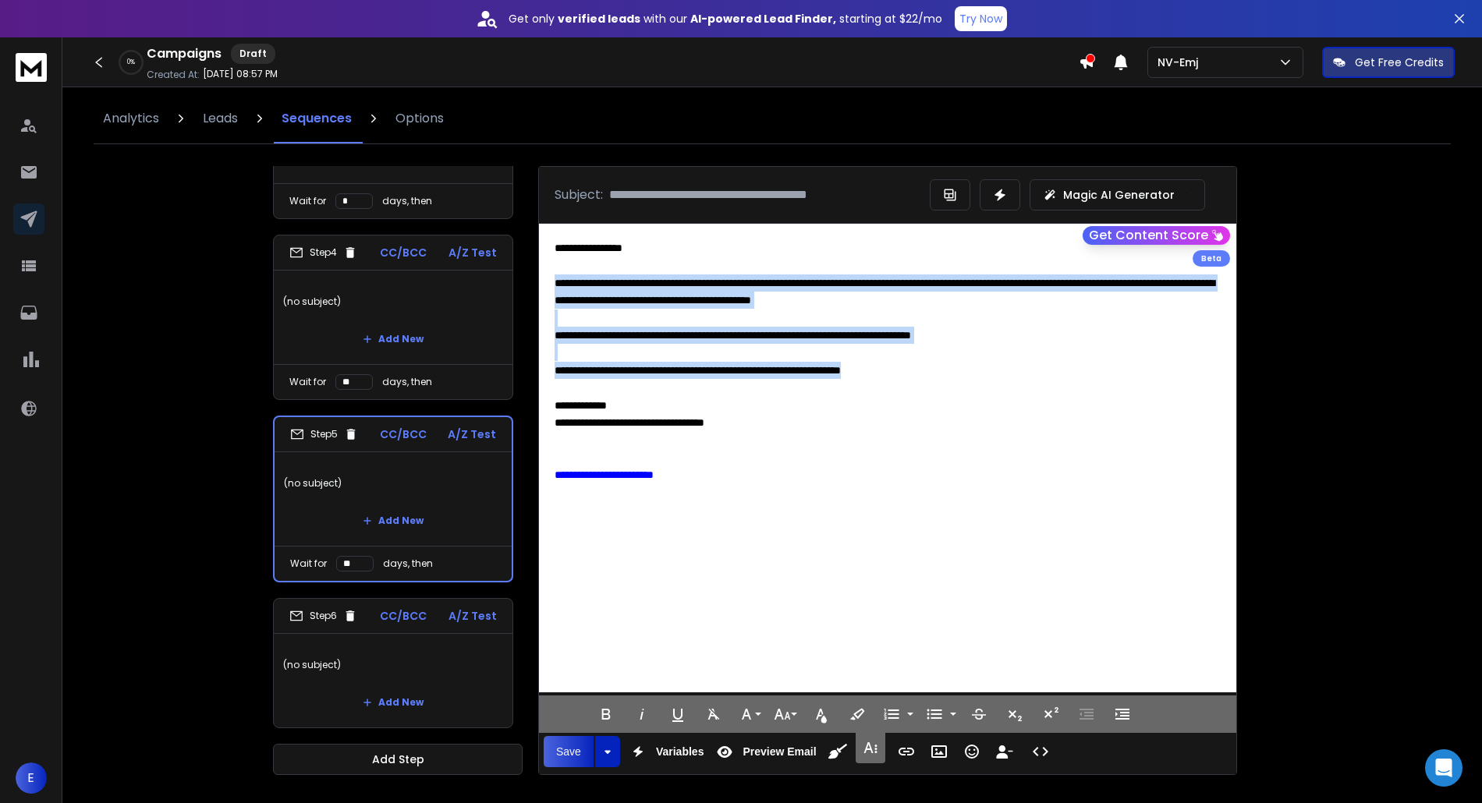
drag, startPoint x: 902, startPoint y: 373, endPoint x: 549, endPoint y: 285, distance: 364.1
click at [549, 285] on div "**********" at bounding box center [887, 458] width 697 height 469
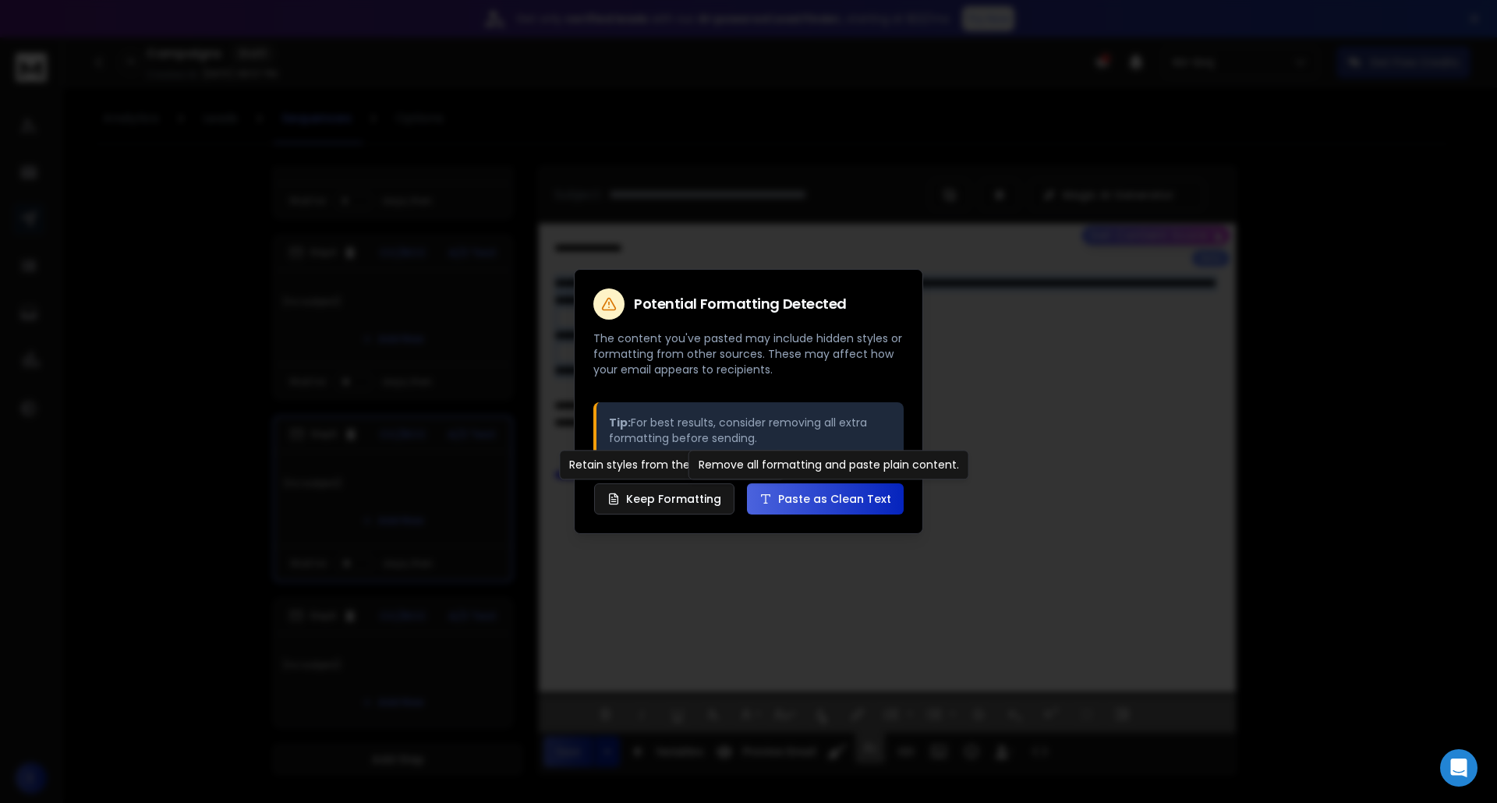
click at [841, 504] on button "Paste as Clean Text" at bounding box center [825, 499] width 157 height 31
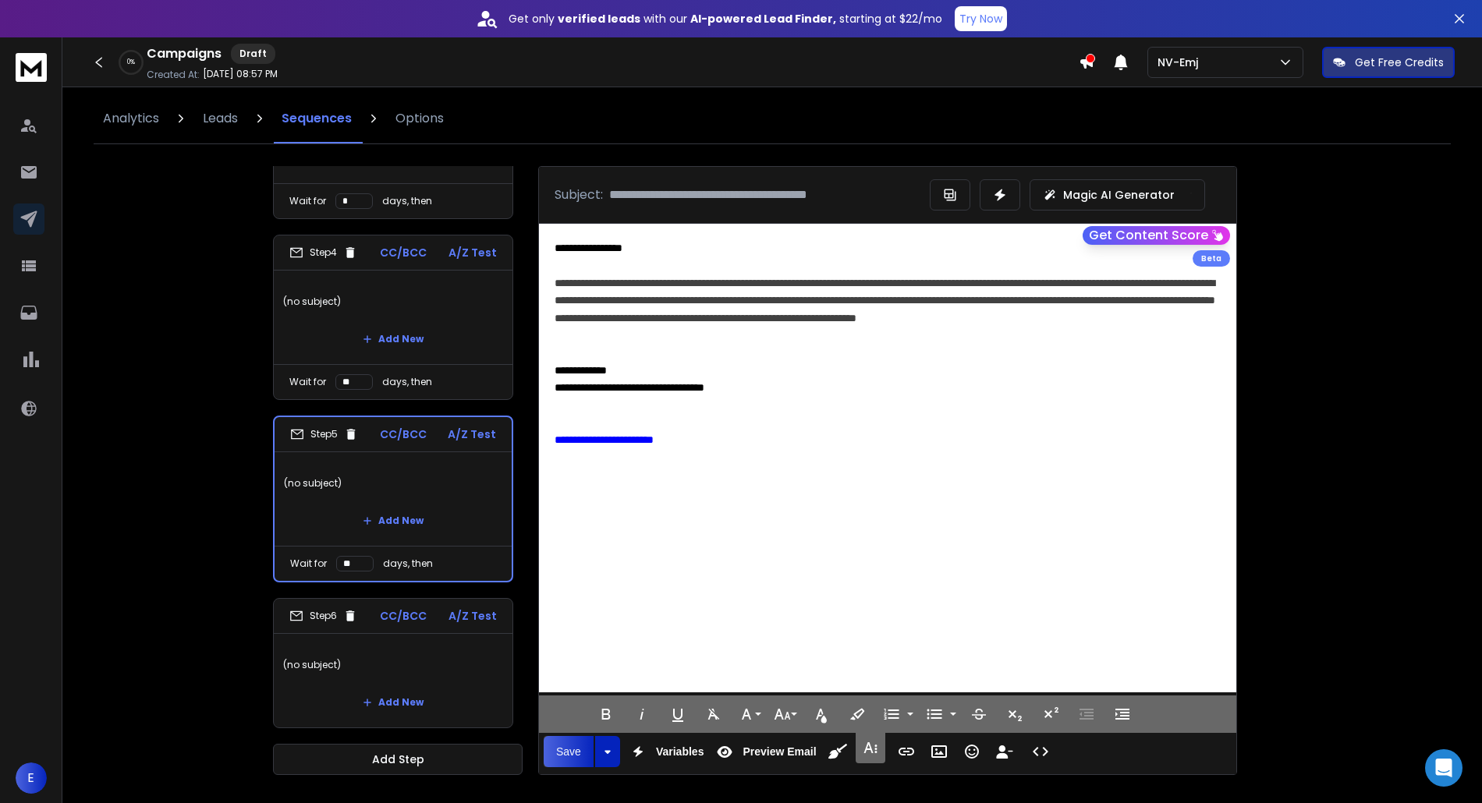
click at [650, 303] on div "**********" at bounding box center [887, 310] width 665 height 70
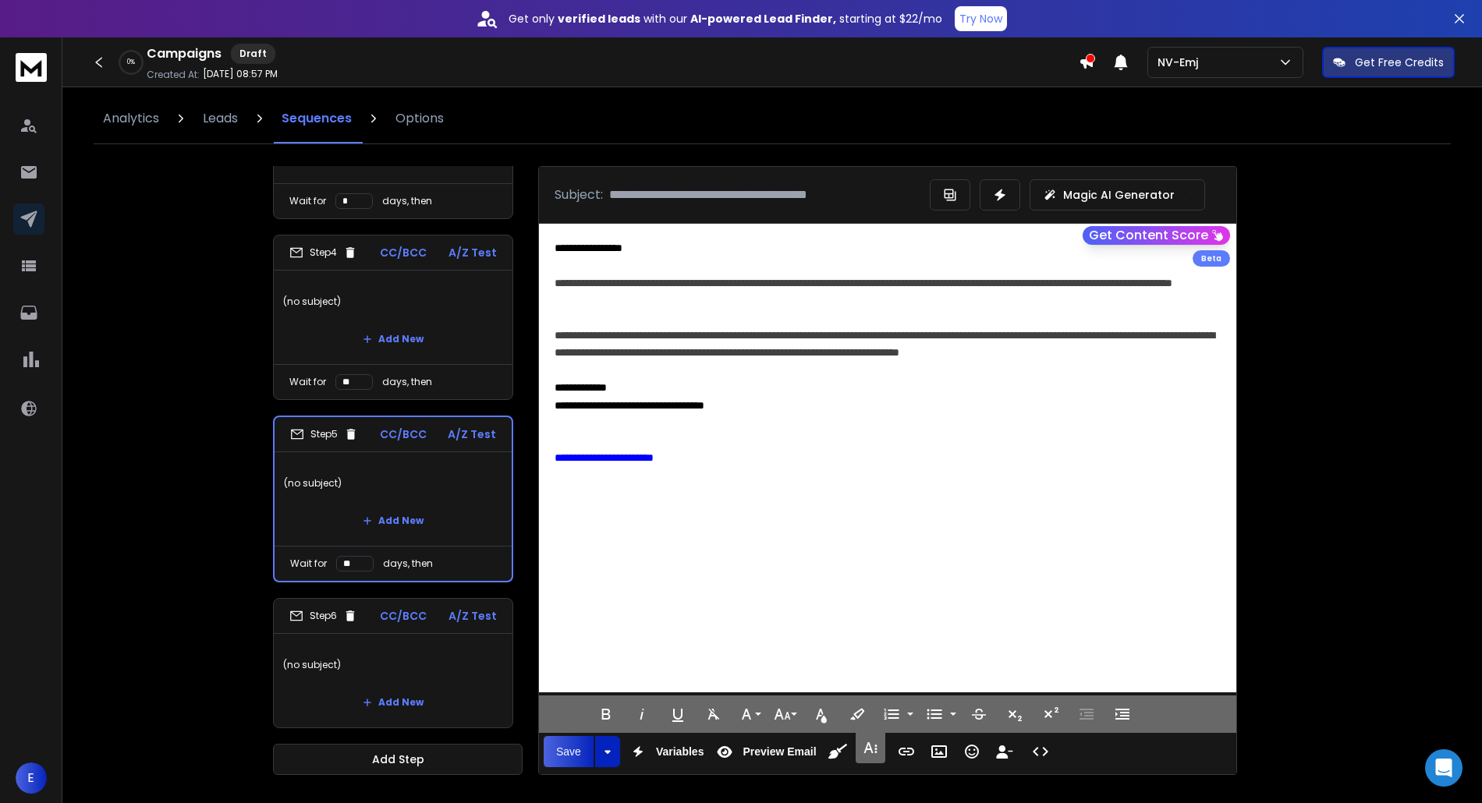
click at [911, 360] on div "**********" at bounding box center [887, 344] width 665 height 35
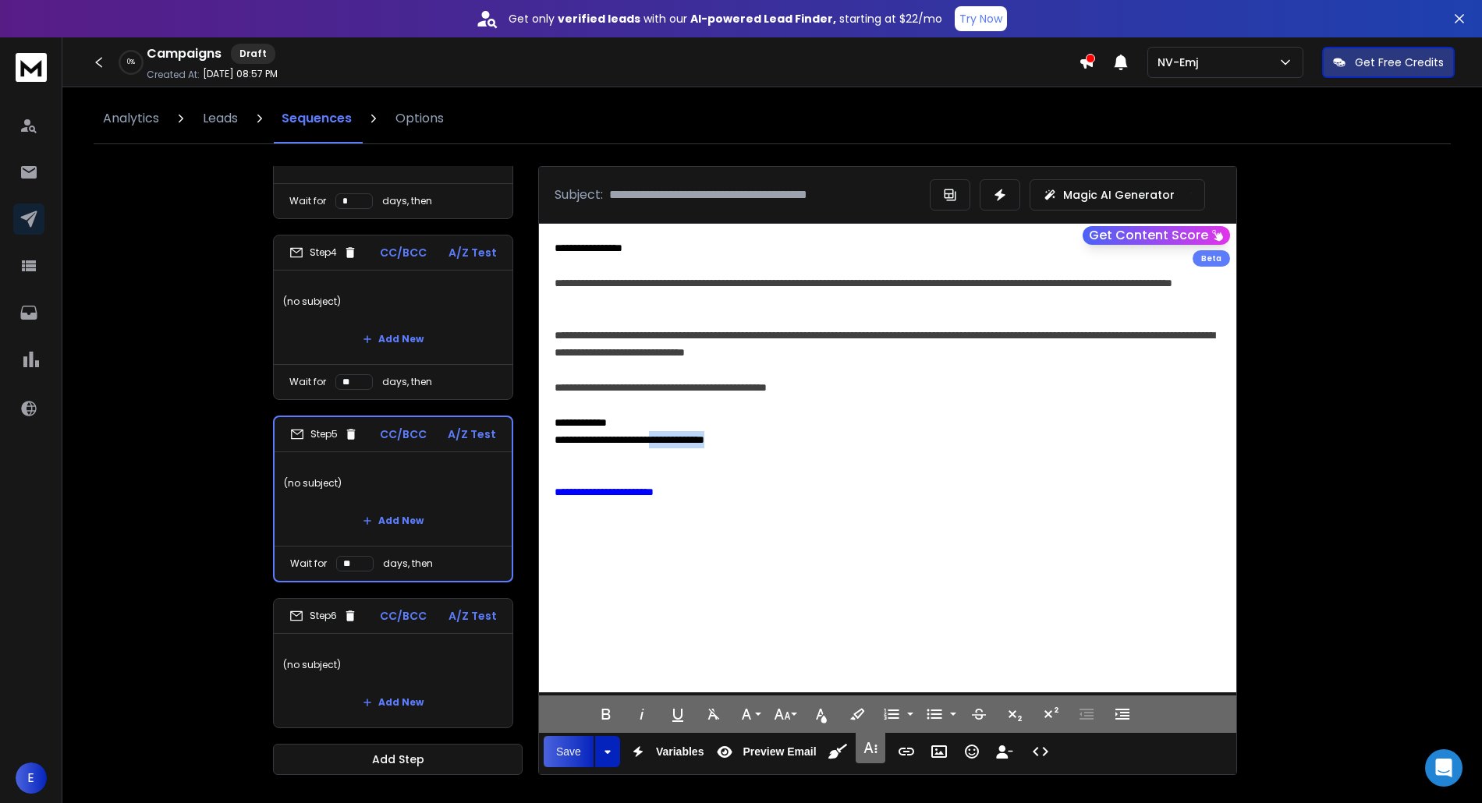
drag, startPoint x: 750, startPoint y: 441, endPoint x: 666, endPoint y: 444, distance: 84.3
click at [666, 444] on div "**********" at bounding box center [888, 439] width 666 height 17
click at [657, 445] on span "**********" at bounding box center [630, 439] width 150 height 11
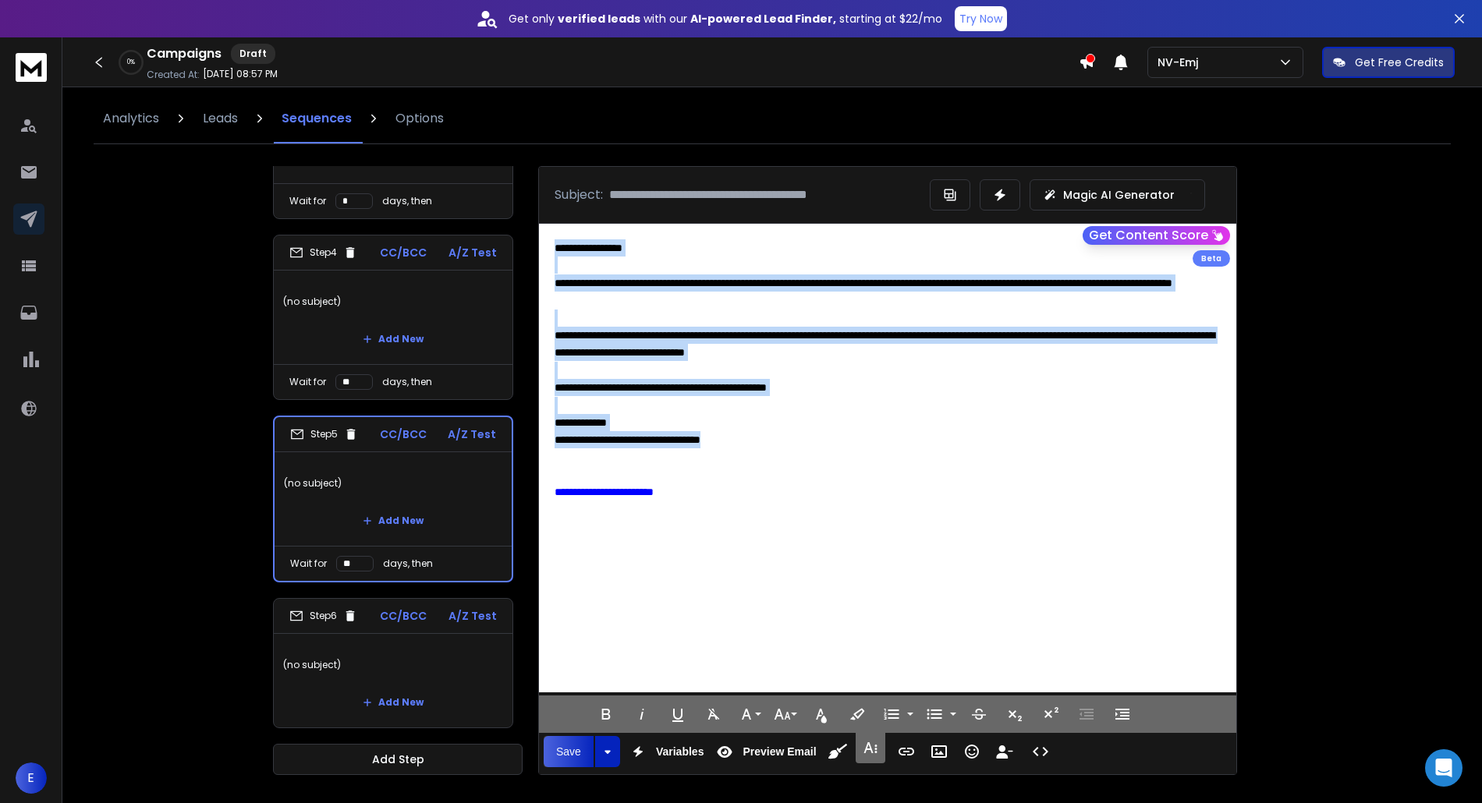
drag, startPoint x: 746, startPoint y: 446, endPoint x: 549, endPoint y: 210, distance: 307.9
click at [549, 210] on div "**********" at bounding box center [887, 470] width 699 height 609
click at [820, 719] on icon "button" at bounding box center [821, 714] width 19 height 19
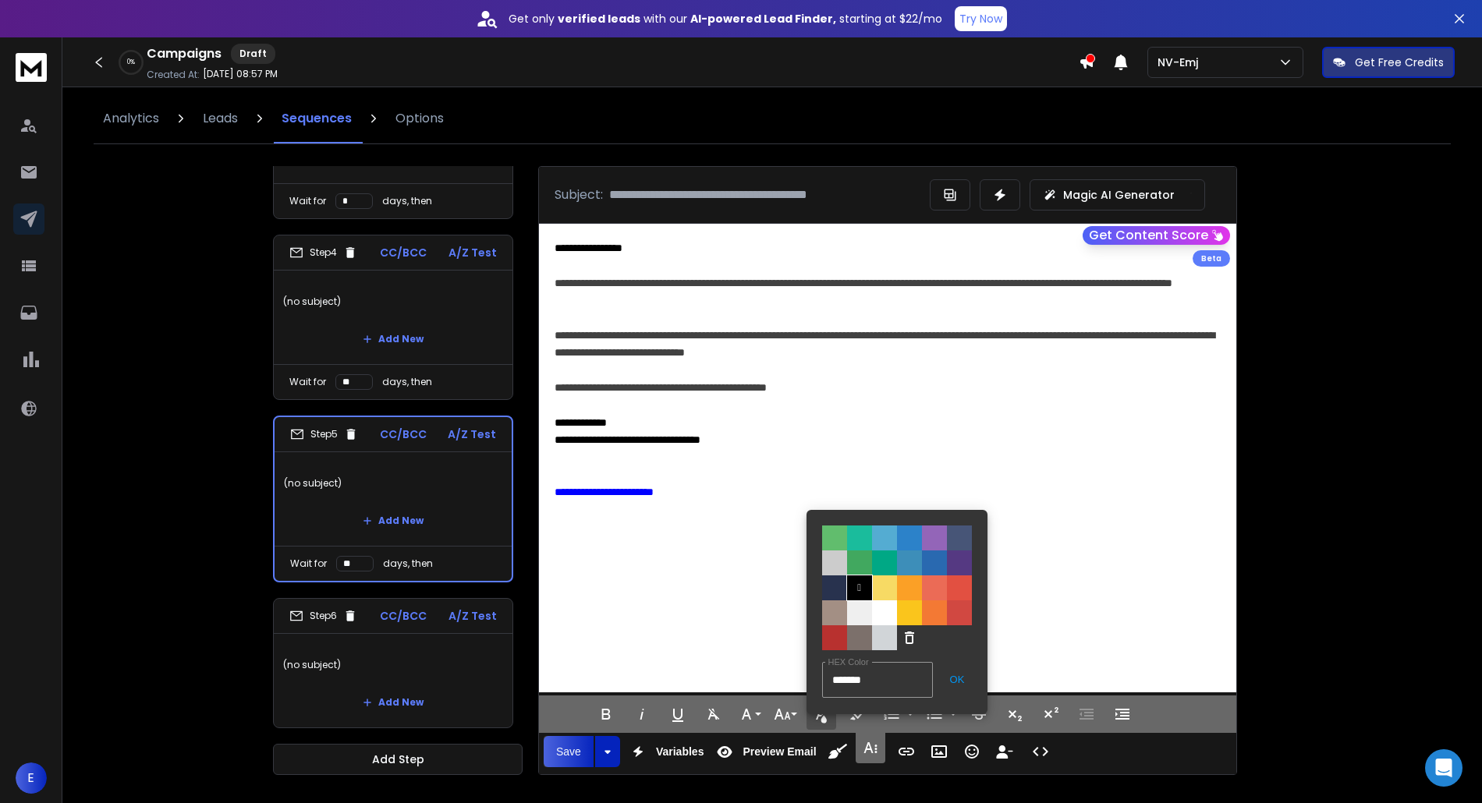
click at [861, 583] on span "" at bounding box center [859, 588] width 25 height 25
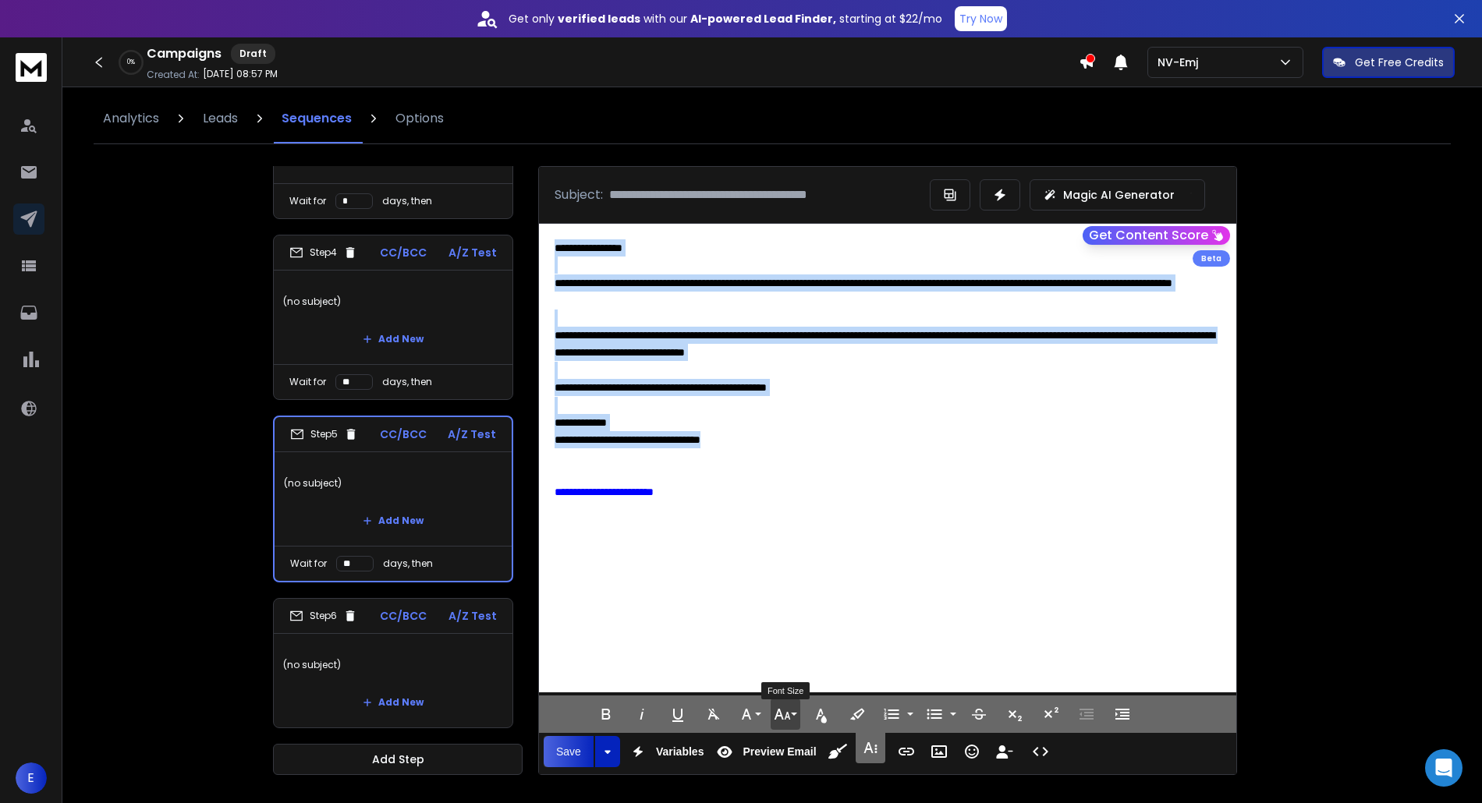
click at [780, 718] on icon "button" at bounding box center [782, 714] width 19 height 19
click at [799, 530] on link "14" at bounding box center [799, 530] width 56 height 23
click at [737, 709] on icon "button" at bounding box center [746, 714] width 19 height 19
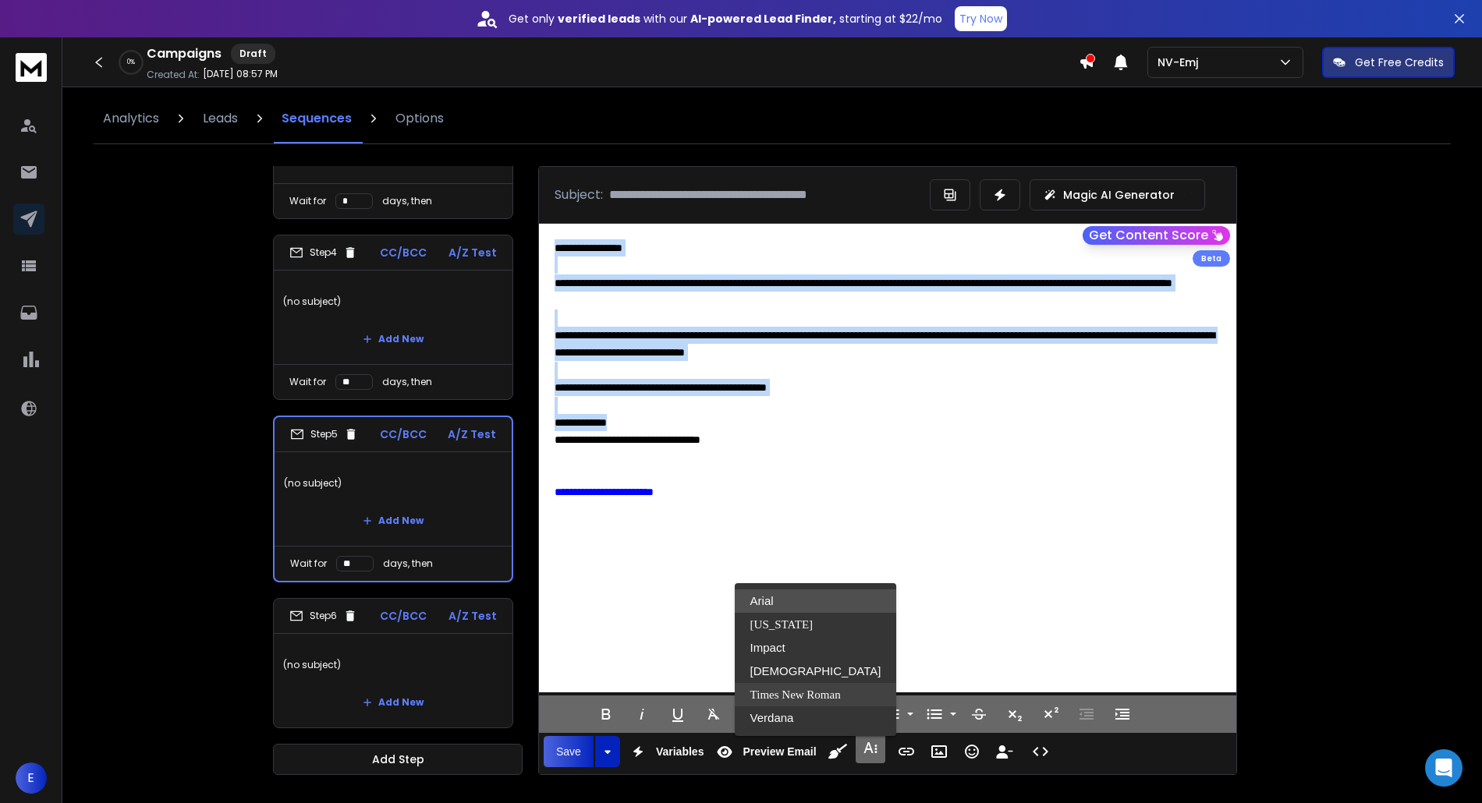
scroll to position [0, 0]
click at [780, 601] on link "Arial" at bounding box center [816, 601] width 162 height 23
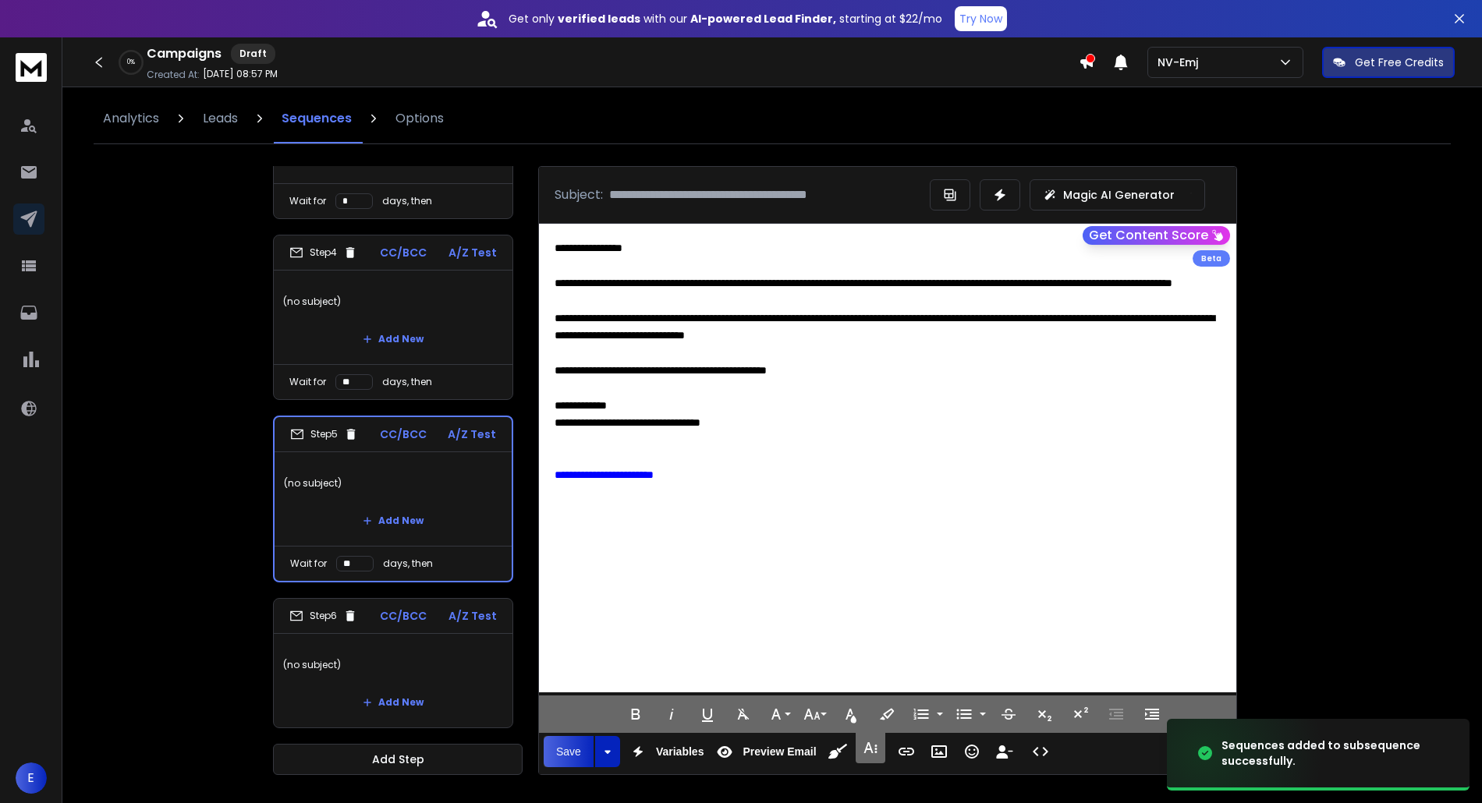
click at [427, 668] on p "(no subject)" at bounding box center [393, 665] width 220 height 44
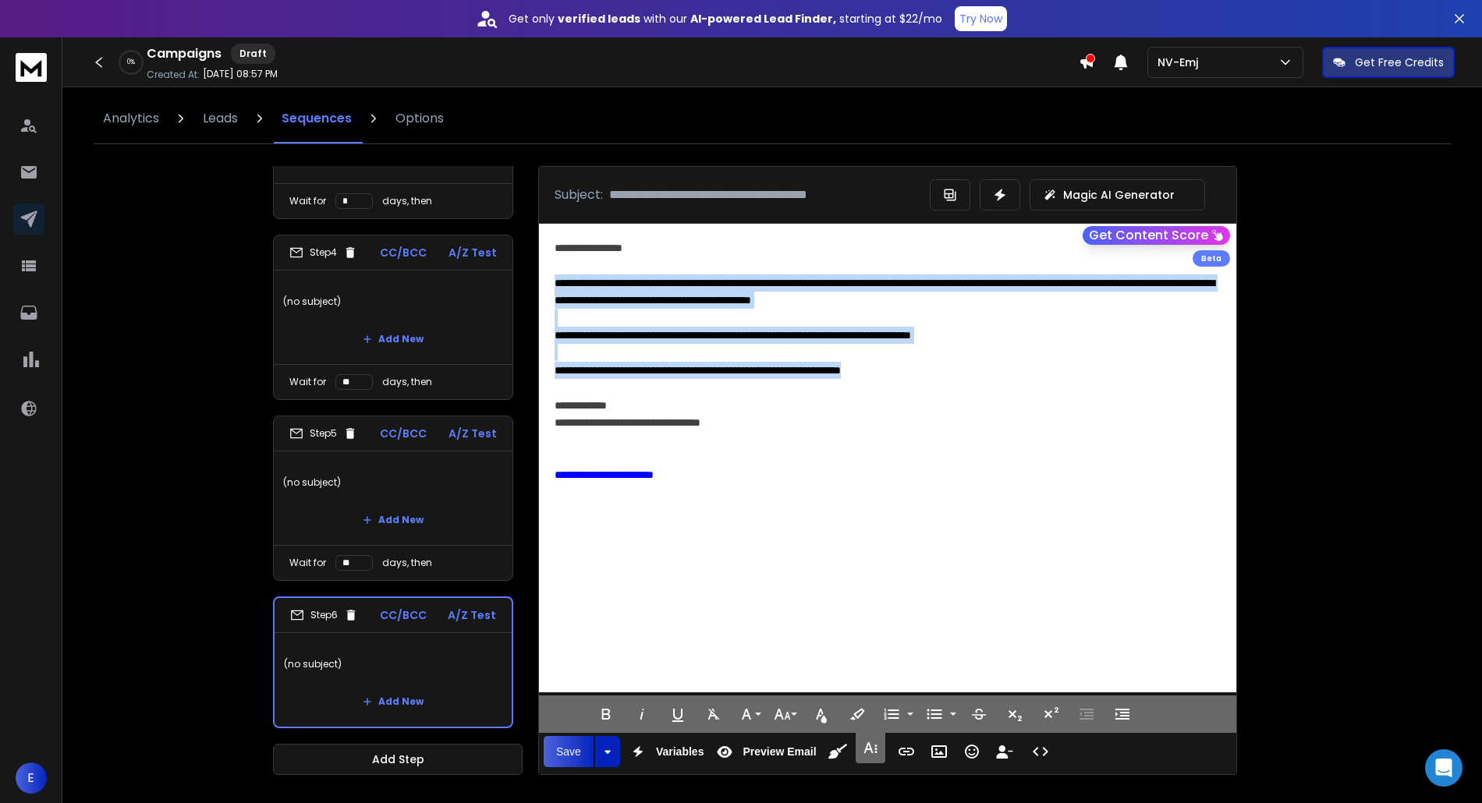
drag, startPoint x: 884, startPoint y: 372, endPoint x: 549, endPoint y: 282, distance: 346.6
click at [549, 282] on div "**********" at bounding box center [887, 458] width 697 height 469
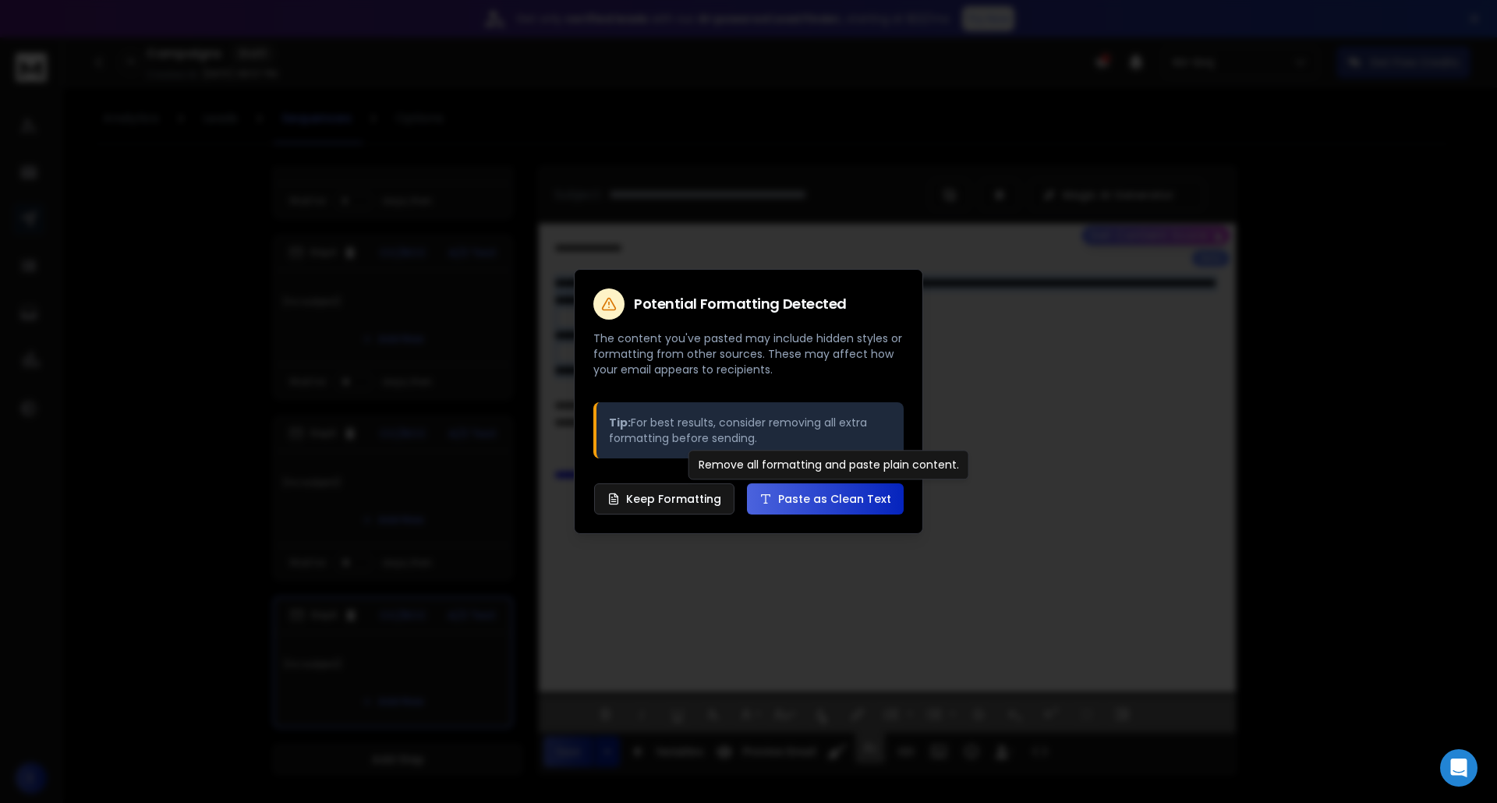
click at [808, 504] on button "Paste as Clean Text" at bounding box center [825, 499] width 157 height 31
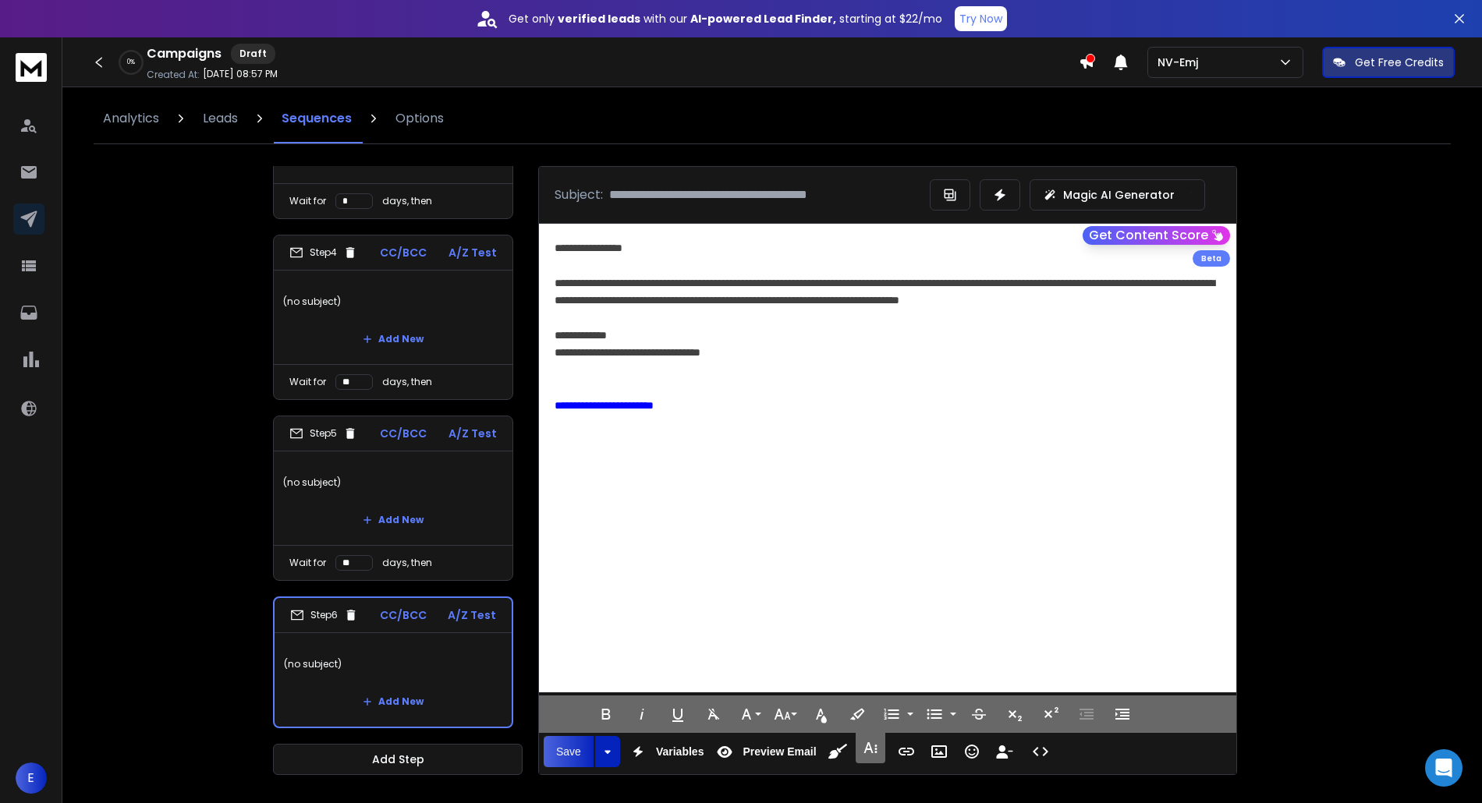
click at [619, 312] on div at bounding box center [888, 318] width 666 height 17
click at [1008, 310] on div "**********" at bounding box center [887, 292] width 665 height 35
click at [1002, 307] on div "**********" at bounding box center [887, 292] width 665 height 35
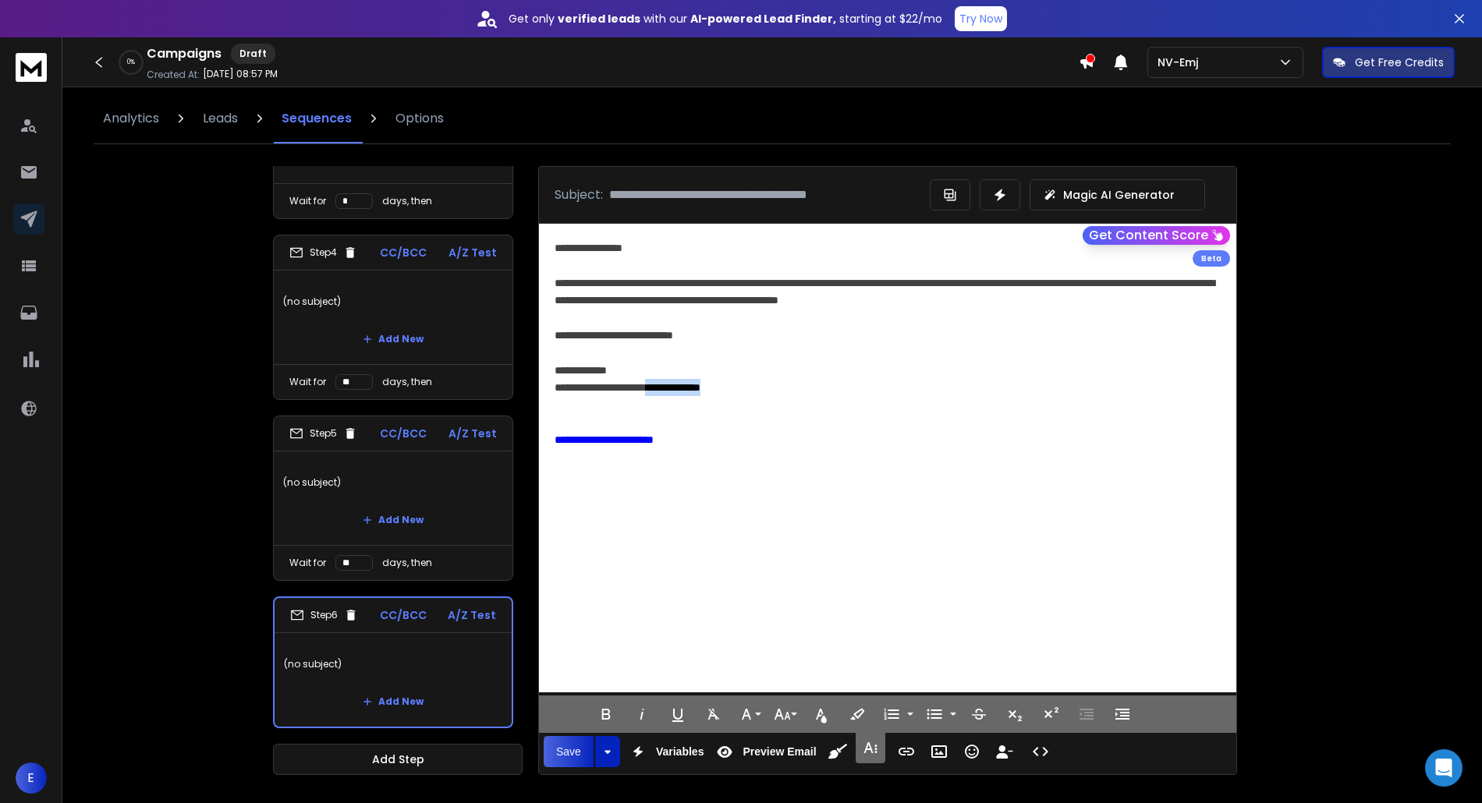
drag, startPoint x: 765, startPoint y: 385, endPoint x: 664, endPoint y: 385, distance: 100.6
click at [664, 385] on div "**********" at bounding box center [887, 387] width 665 height 17
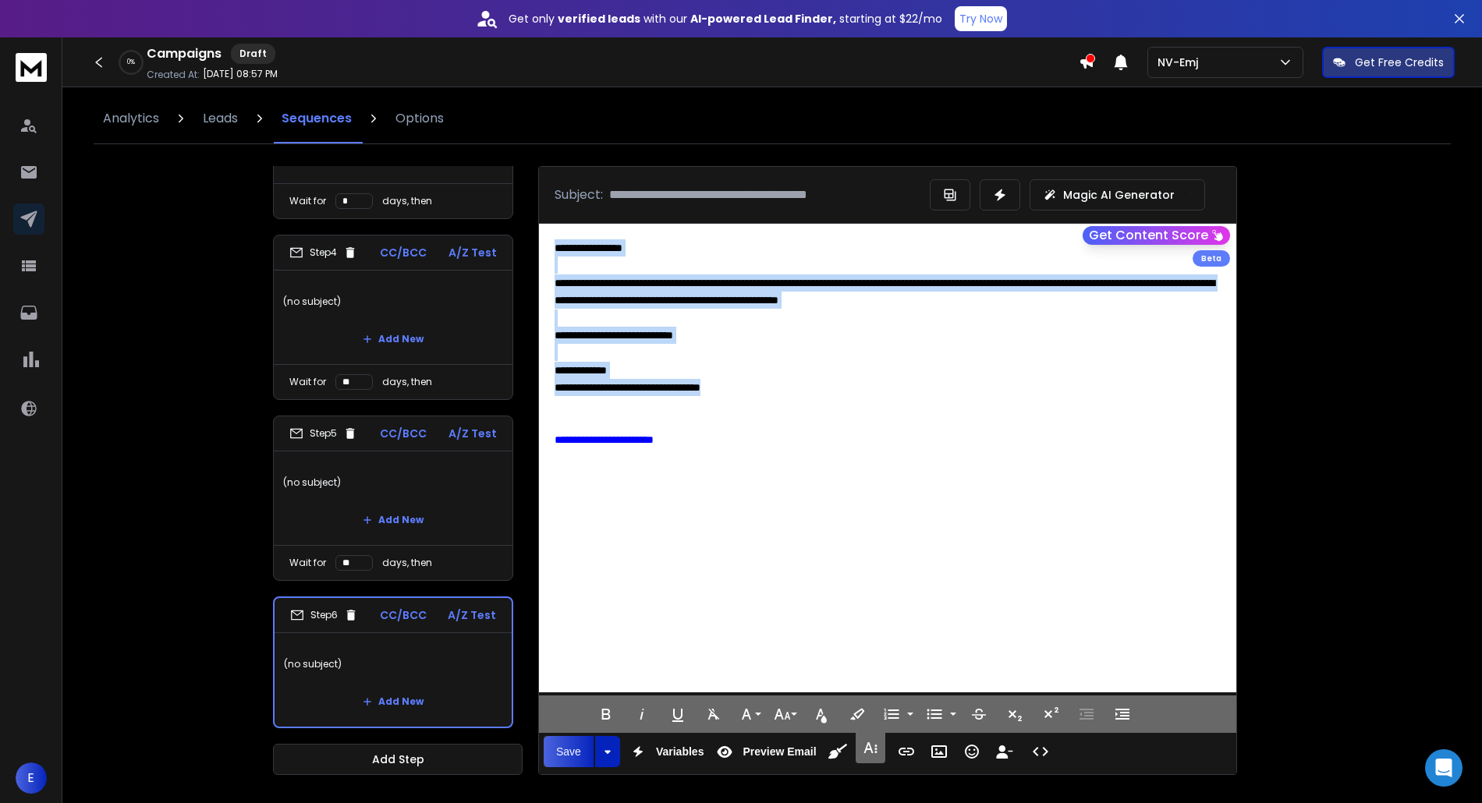
drag, startPoint x: 763, startPoint y: 390, endPoint x: 537, endPoint y: 215, distance: 285.8
click at [537, 215] on div "**********" at bounding box center [772, 470] width 998 height 609
click at [821, 713] on icon "button" at bounding box center [821, 716] width 11 height 14
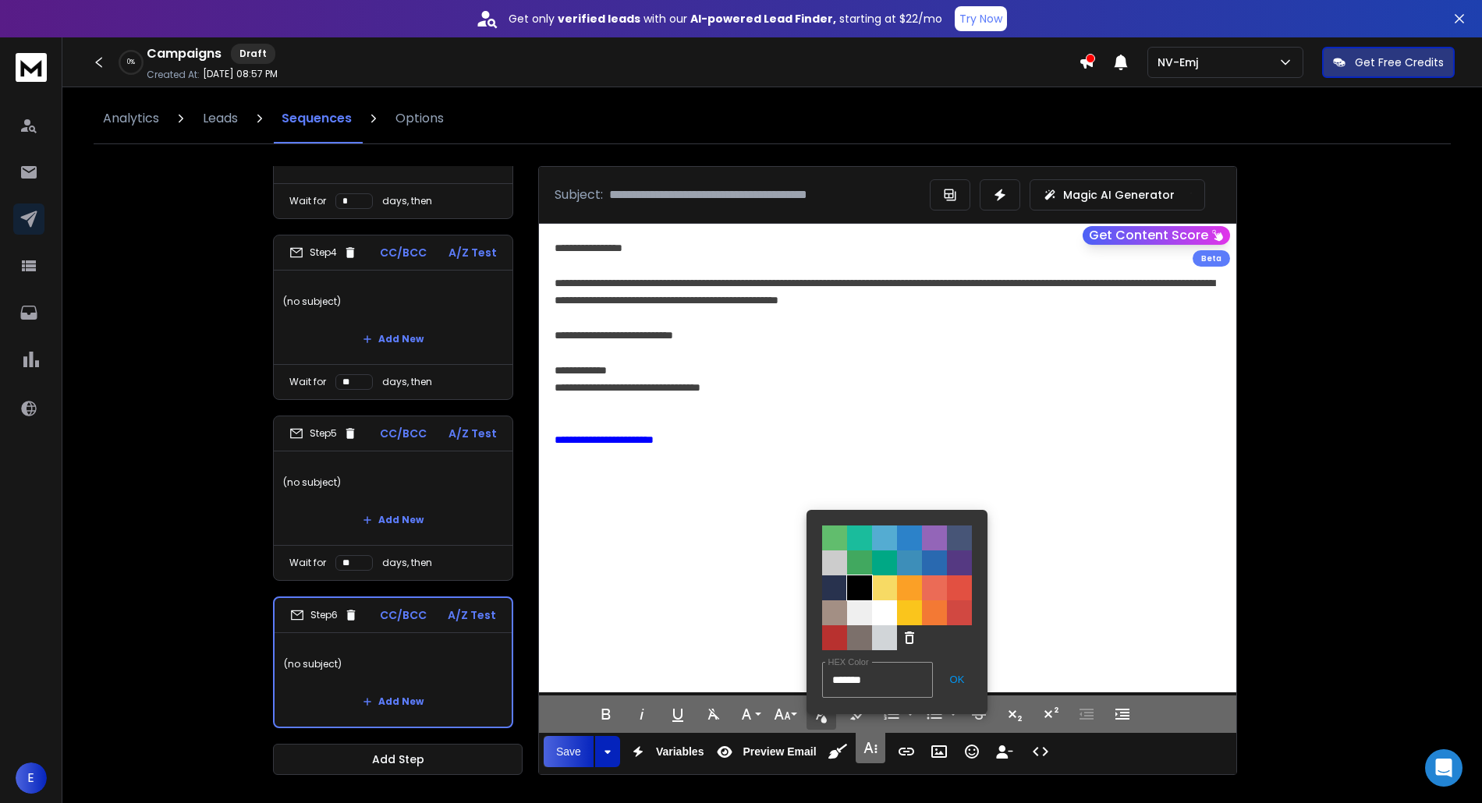
click at [859, 588] on span "Color#000000" at bounding box center [859, 588] width 25 height 25
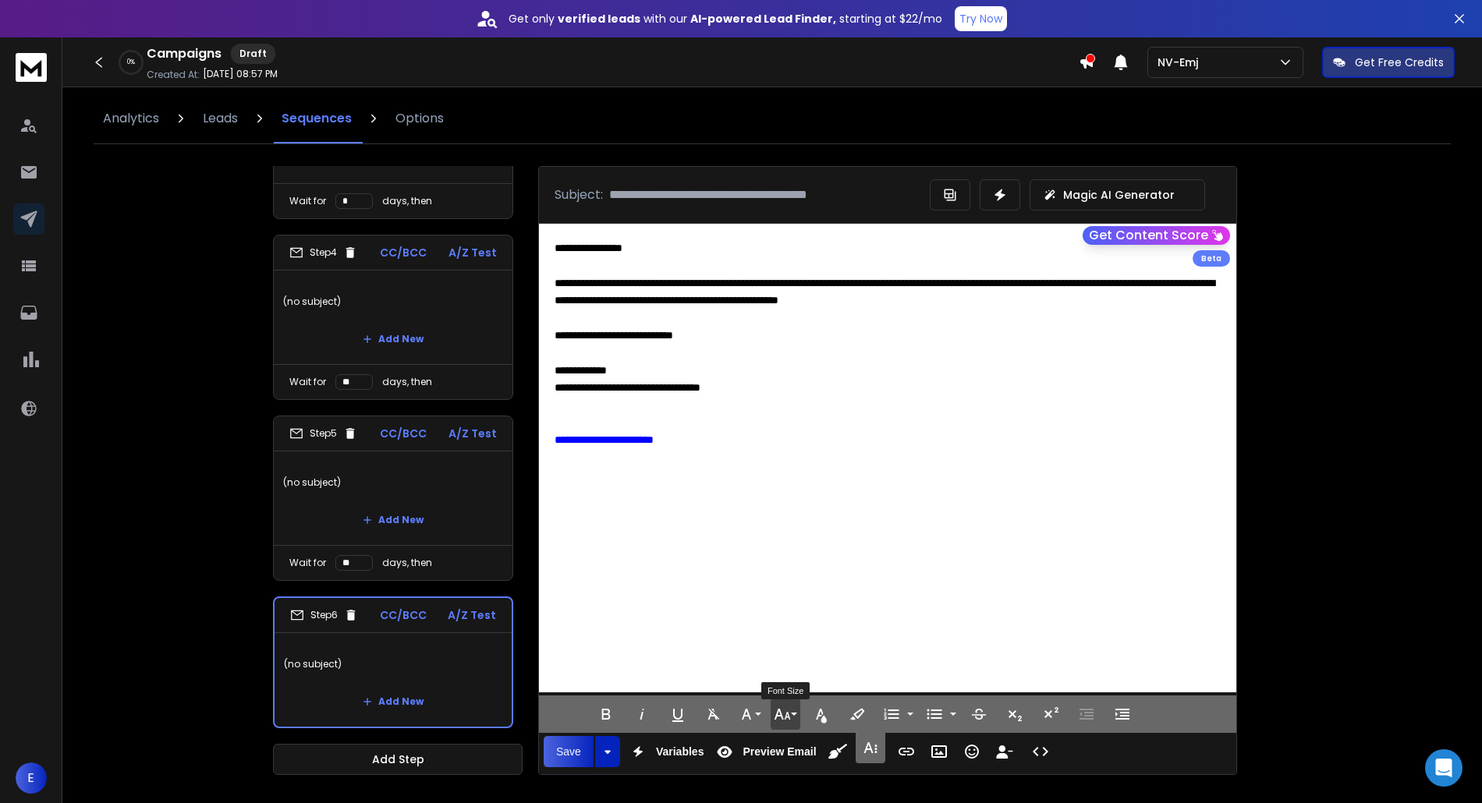
click at [785, 718] on icon "button" at bounding box center [782, 714] width 19 height 19
click at [803, 526] on link "14" at bounding box center [799, 530] width 56 height 23
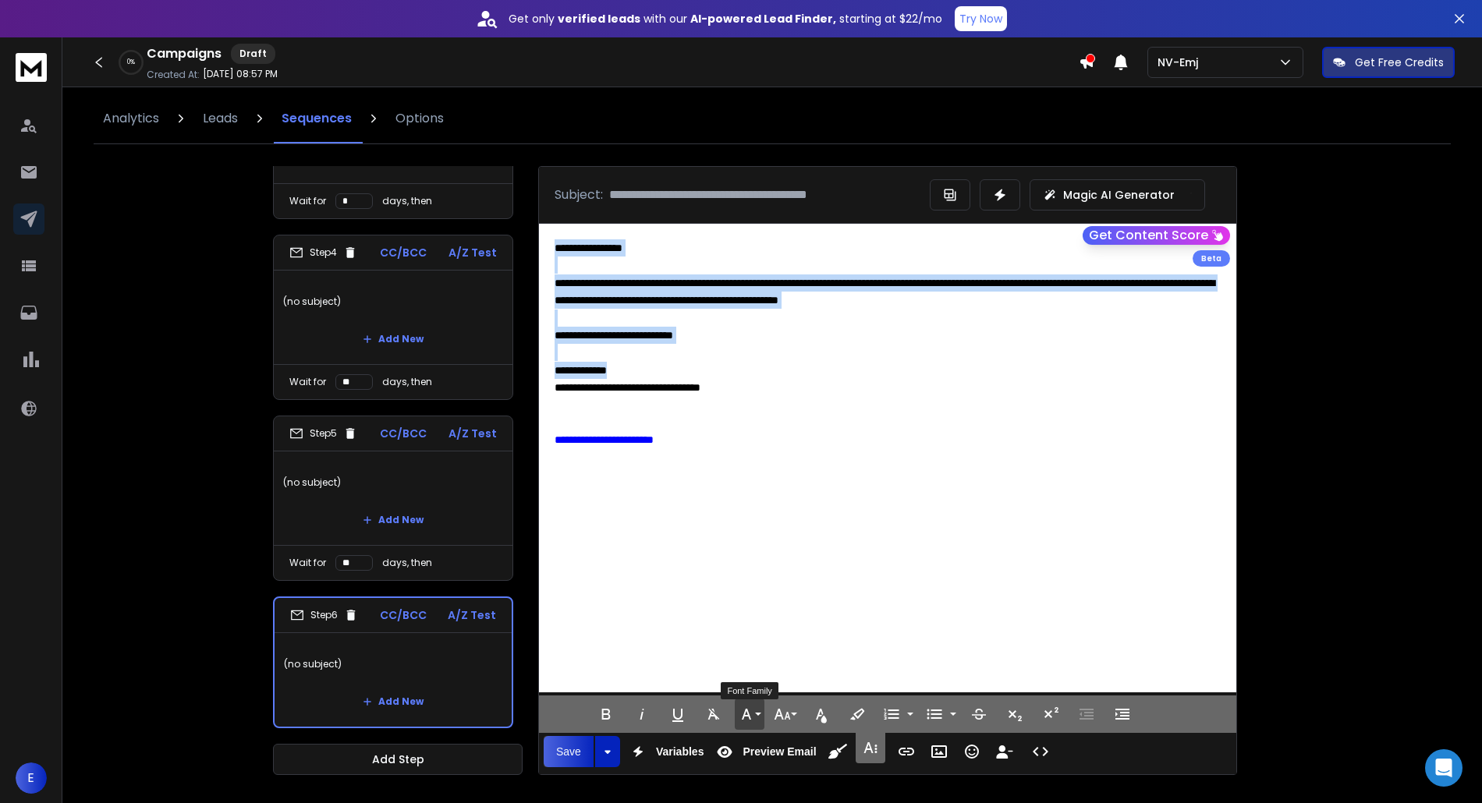
click at [741, 713] on icon "button" at bounding box center [746, 714] width 19 height 19
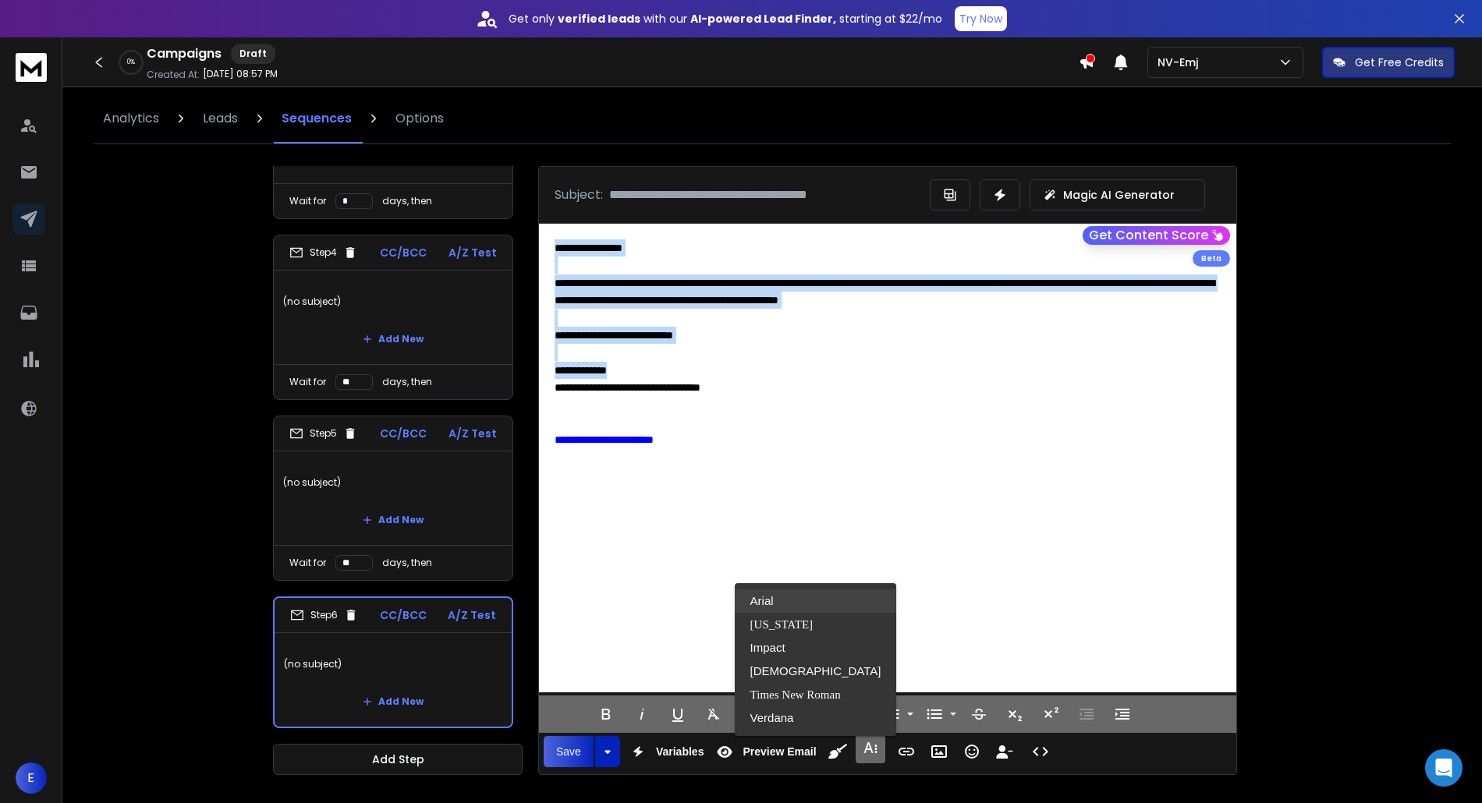
click at [760, 603] on link "Arial" at bounding box center [816, 601] width 162 height 23
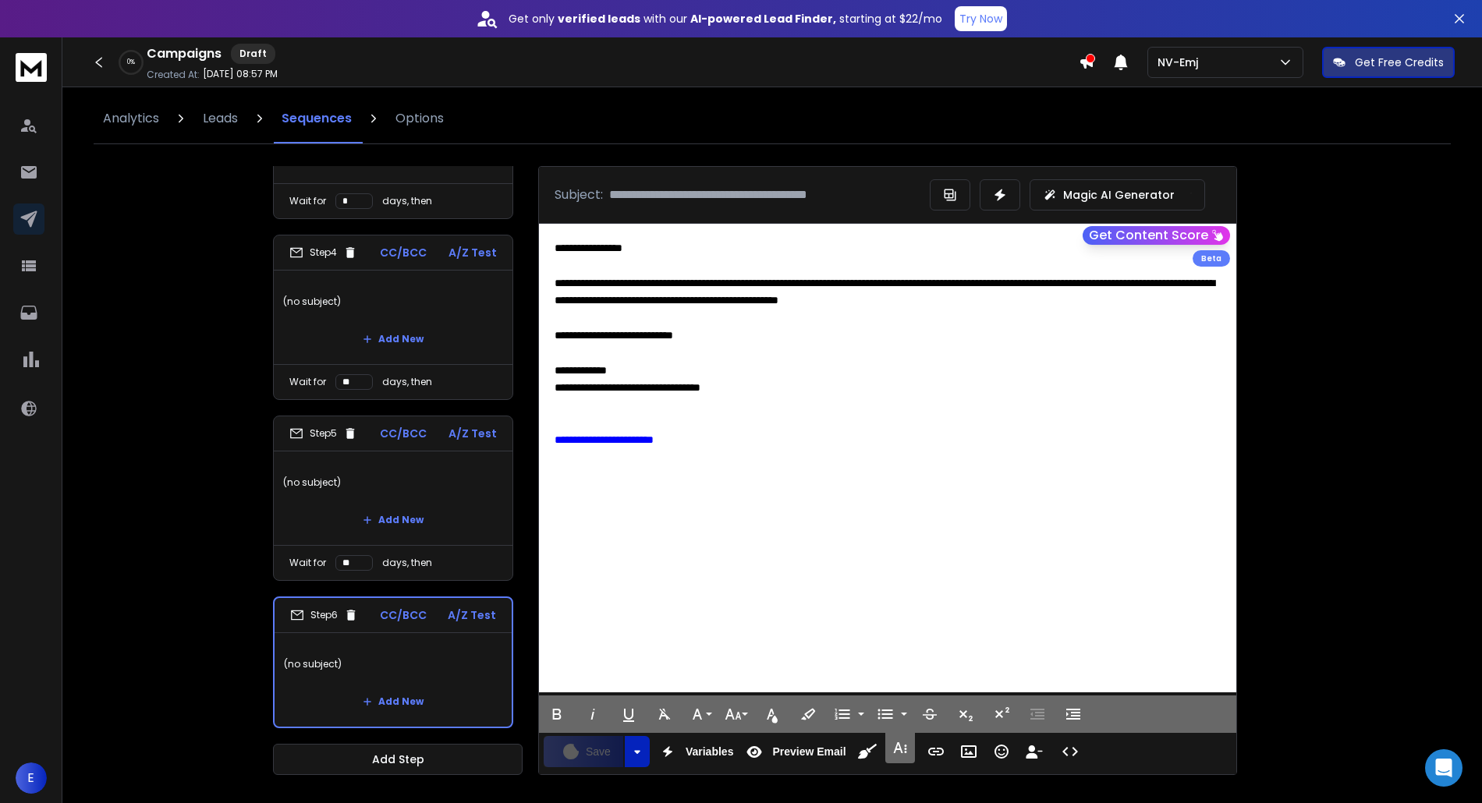
click at [452, 671] on p "(no subject)" at bounding box center [393, 665] width 218 height 44
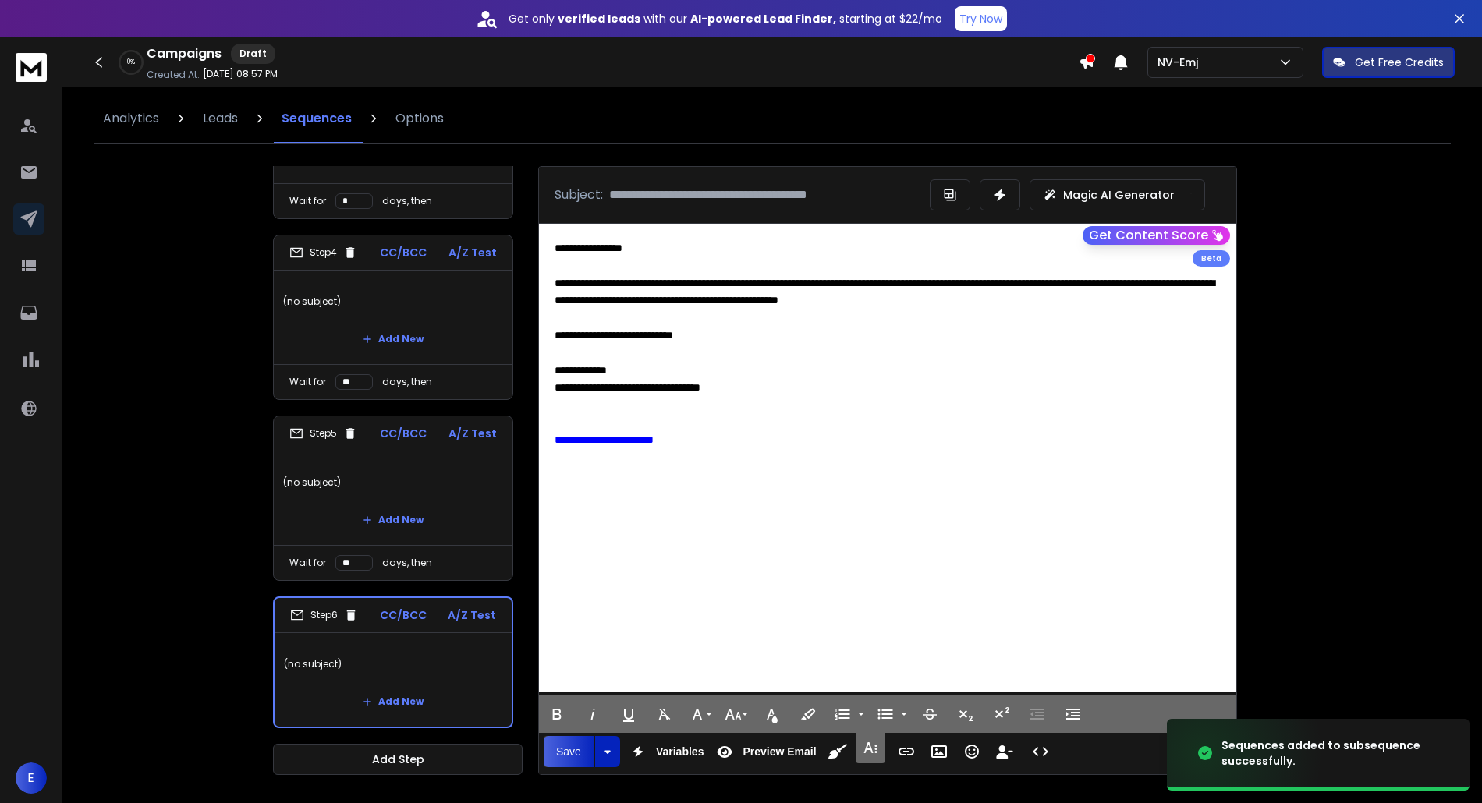
click at [434, 537] on div "(no subject) Add New" at bounding box center [393, 499] width 239 height 94
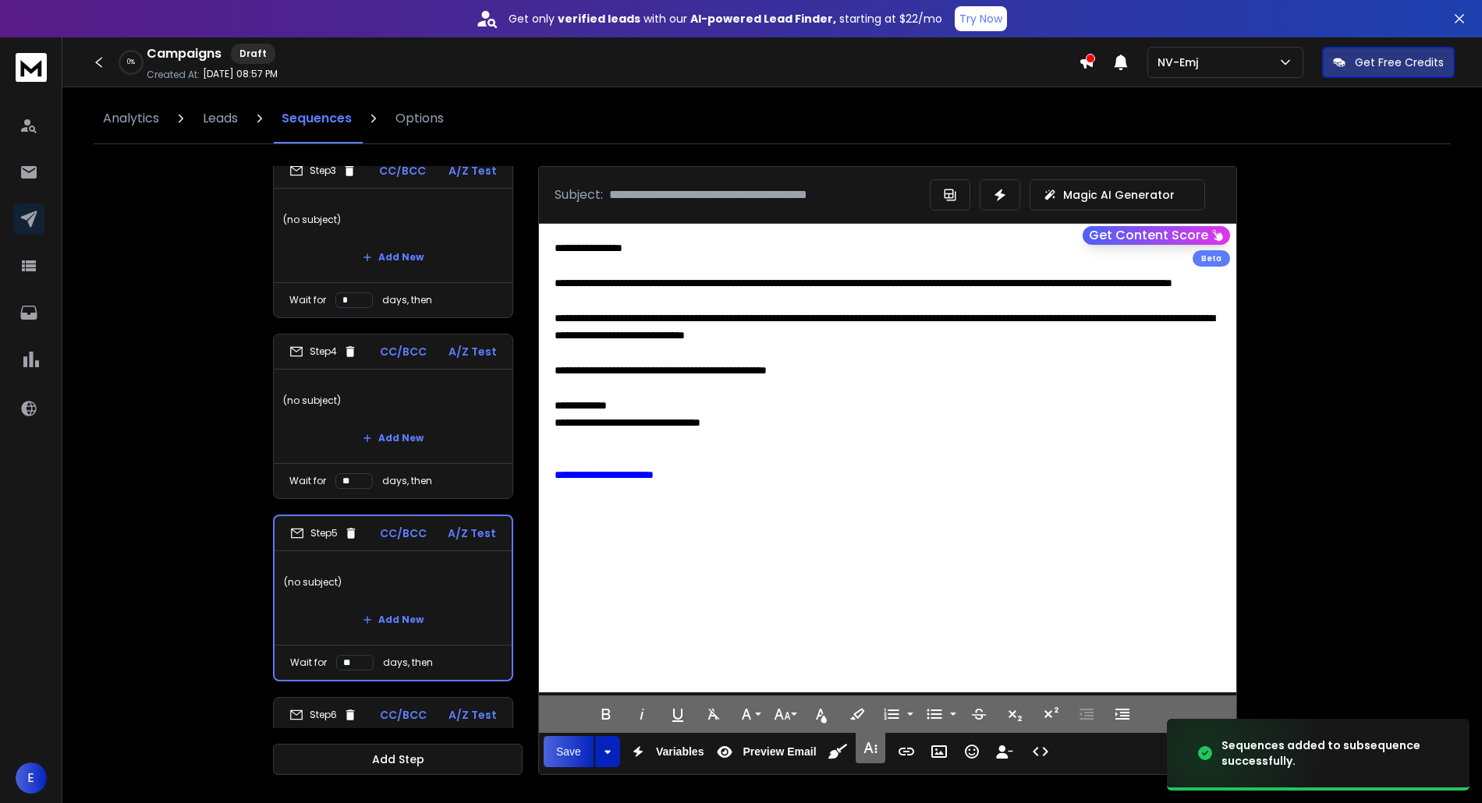
scroll to position [427, 0]
click at [444, 455] on div "Add New" at bounding box center [393, 438] width 220 height 31
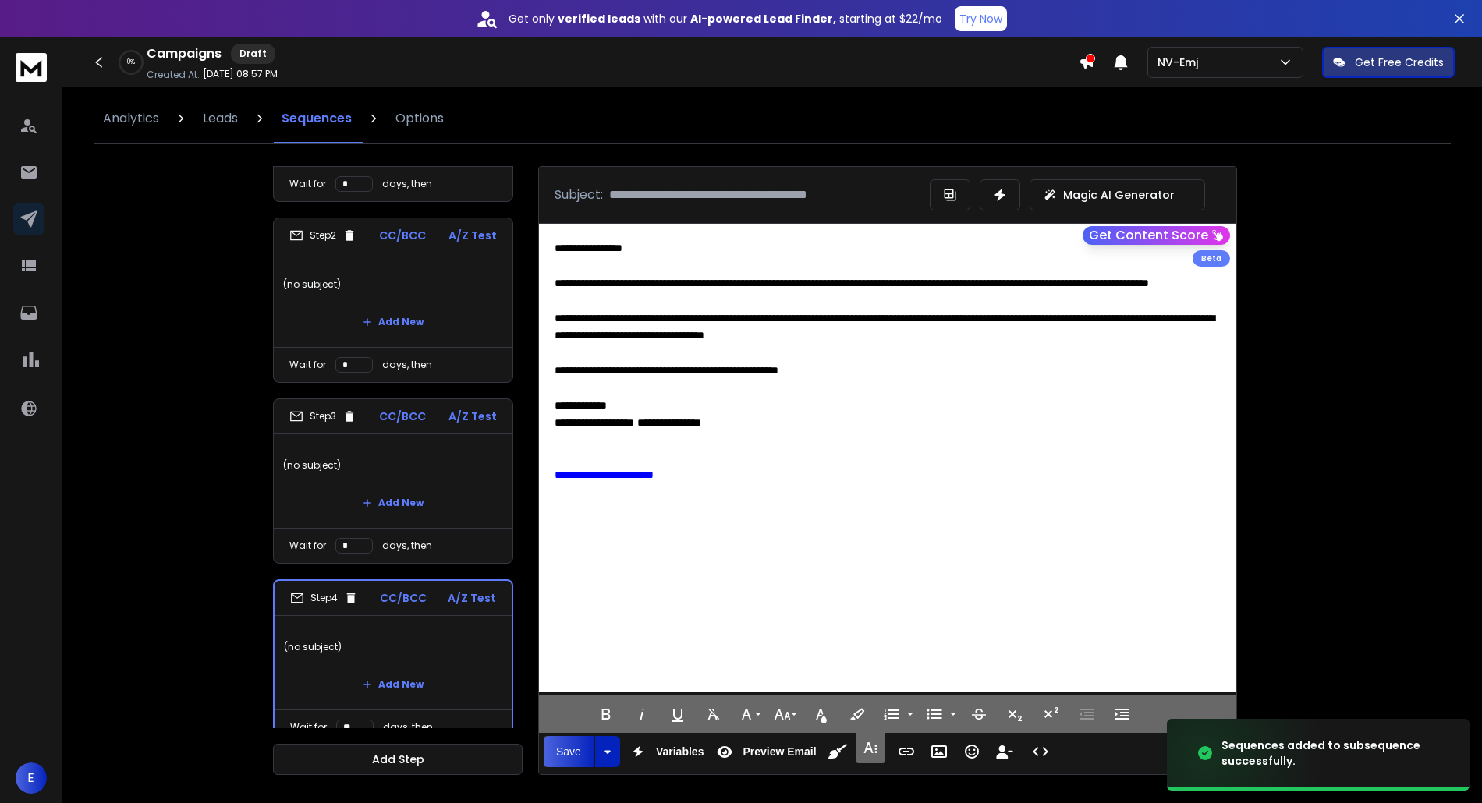
scroll to position [115, 0]
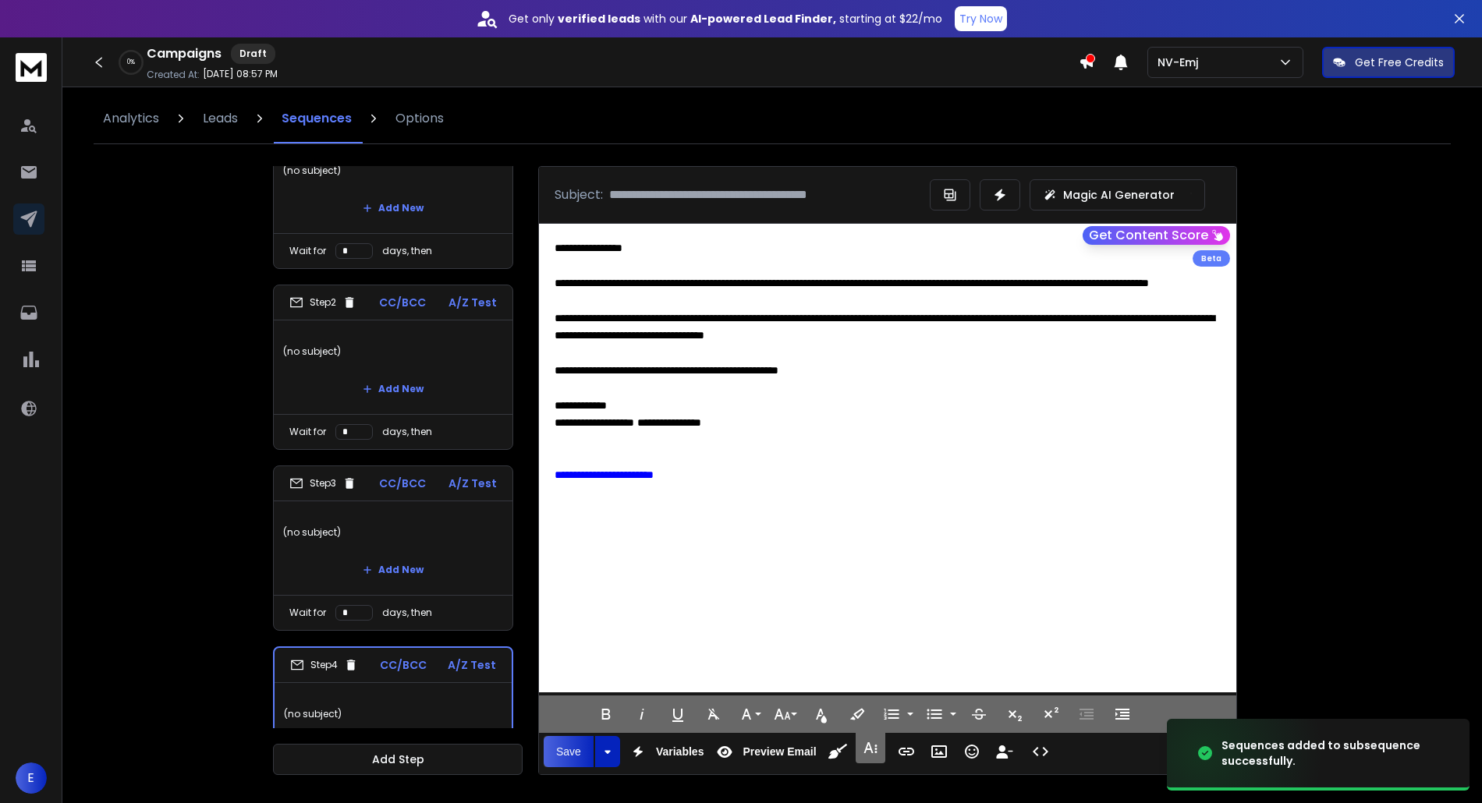
click at [416, 546] on p "(no subject)" at bounding box center [393, 533] width 220 height 44
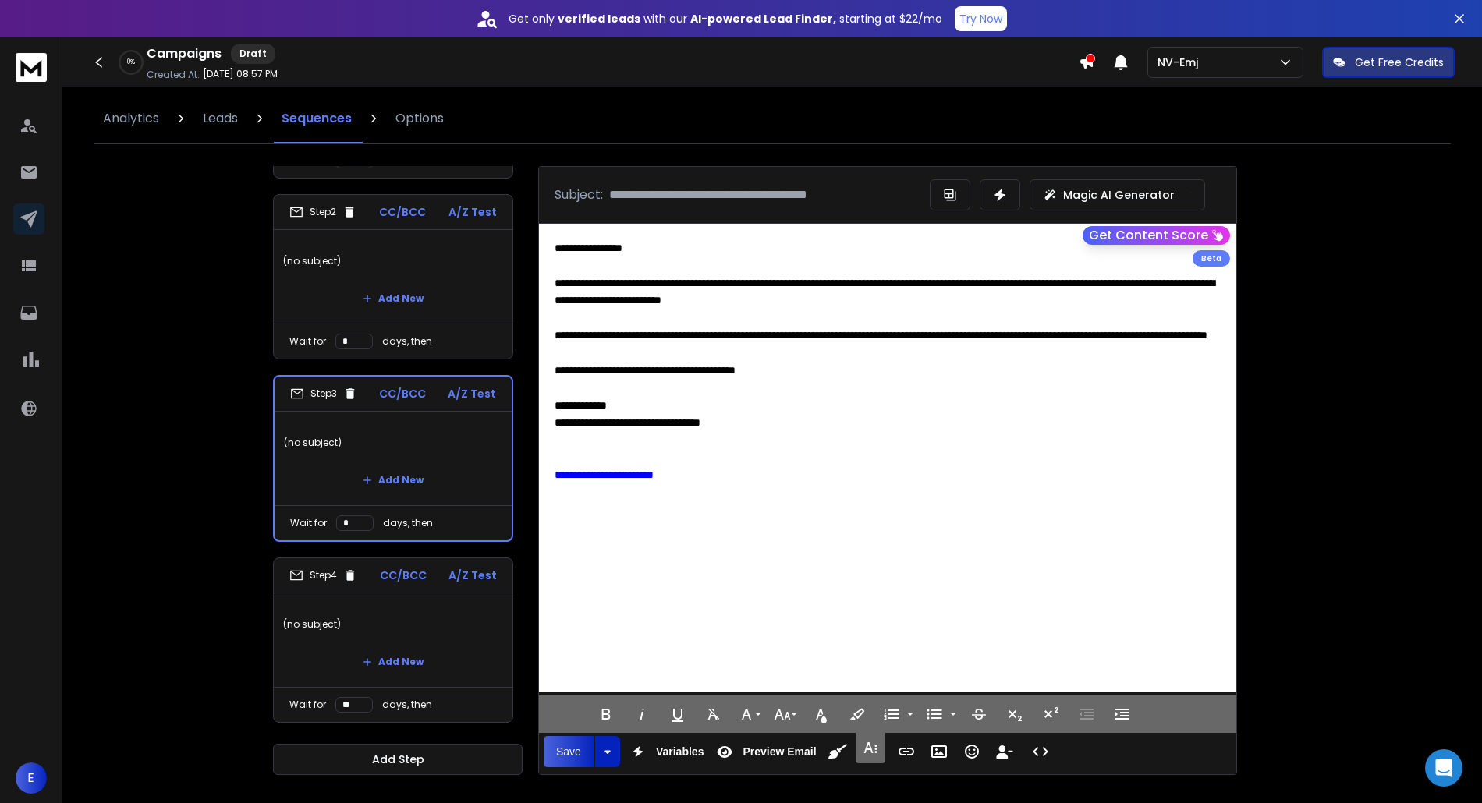
scroll to position [0, 0]
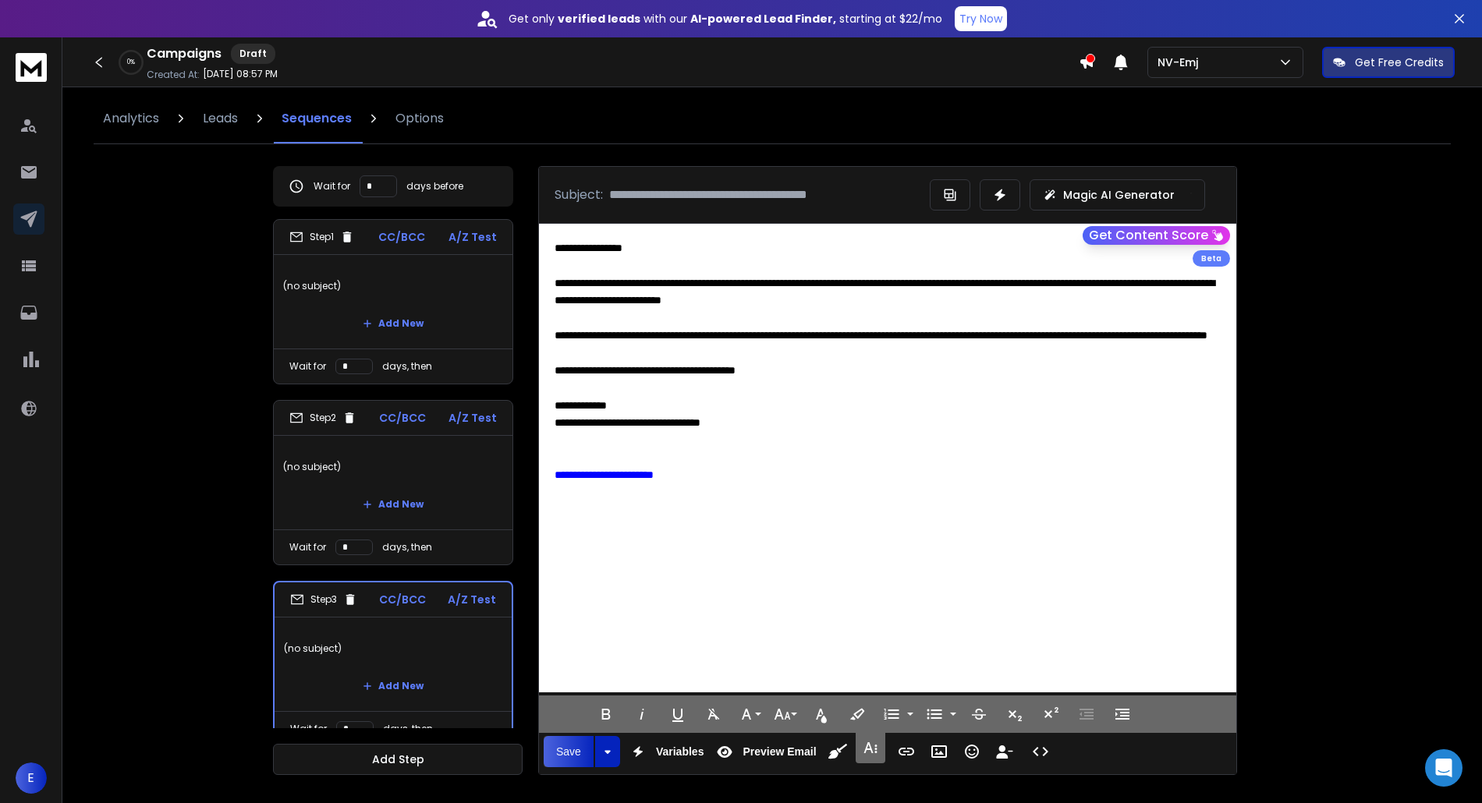
click at [475, 484] on p "(no subject)" at bounding box center [393, 467] width 220 height 44
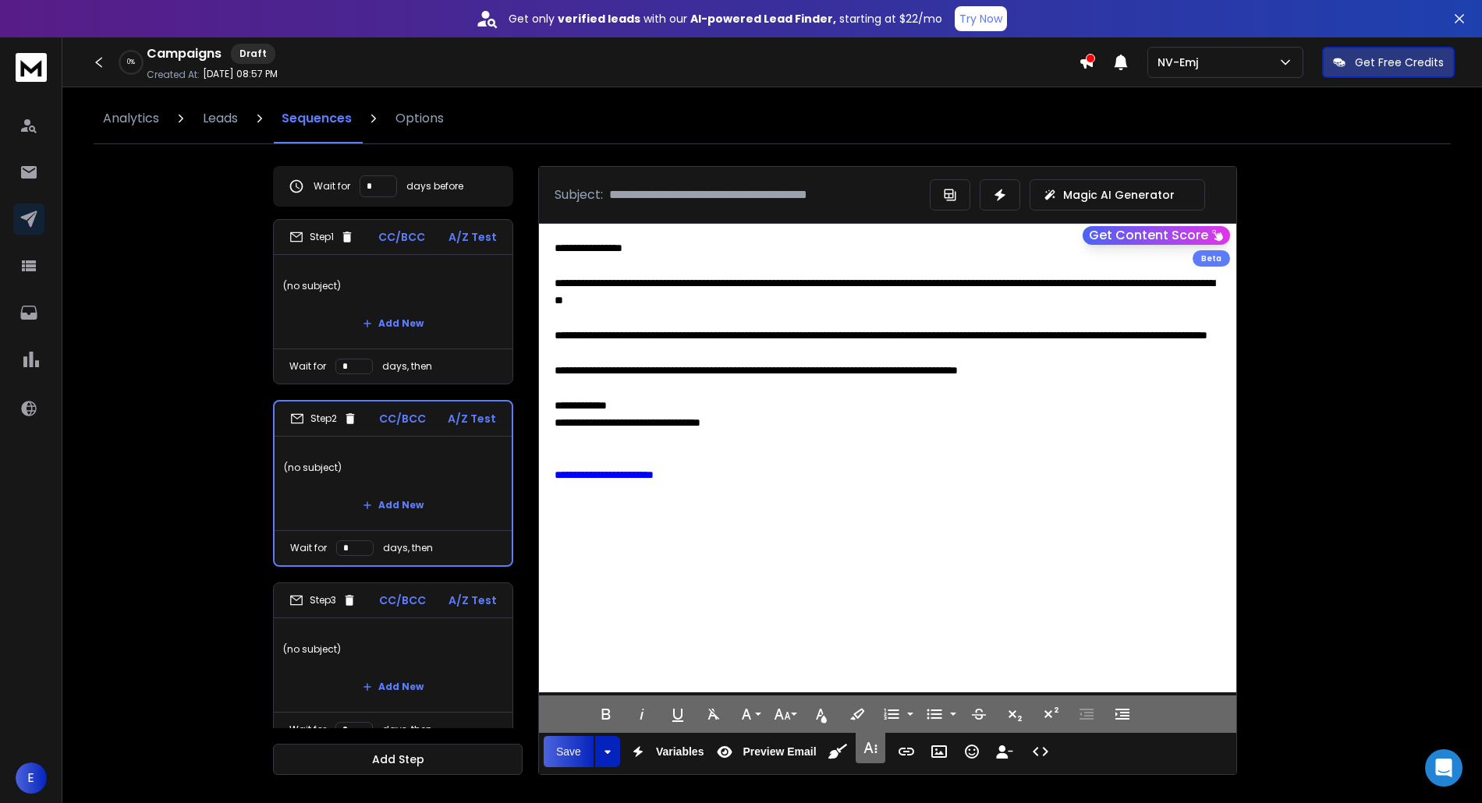
click at [441, 303] on p "(no subject)" at bounding box center [393, 286] width 220 height 44
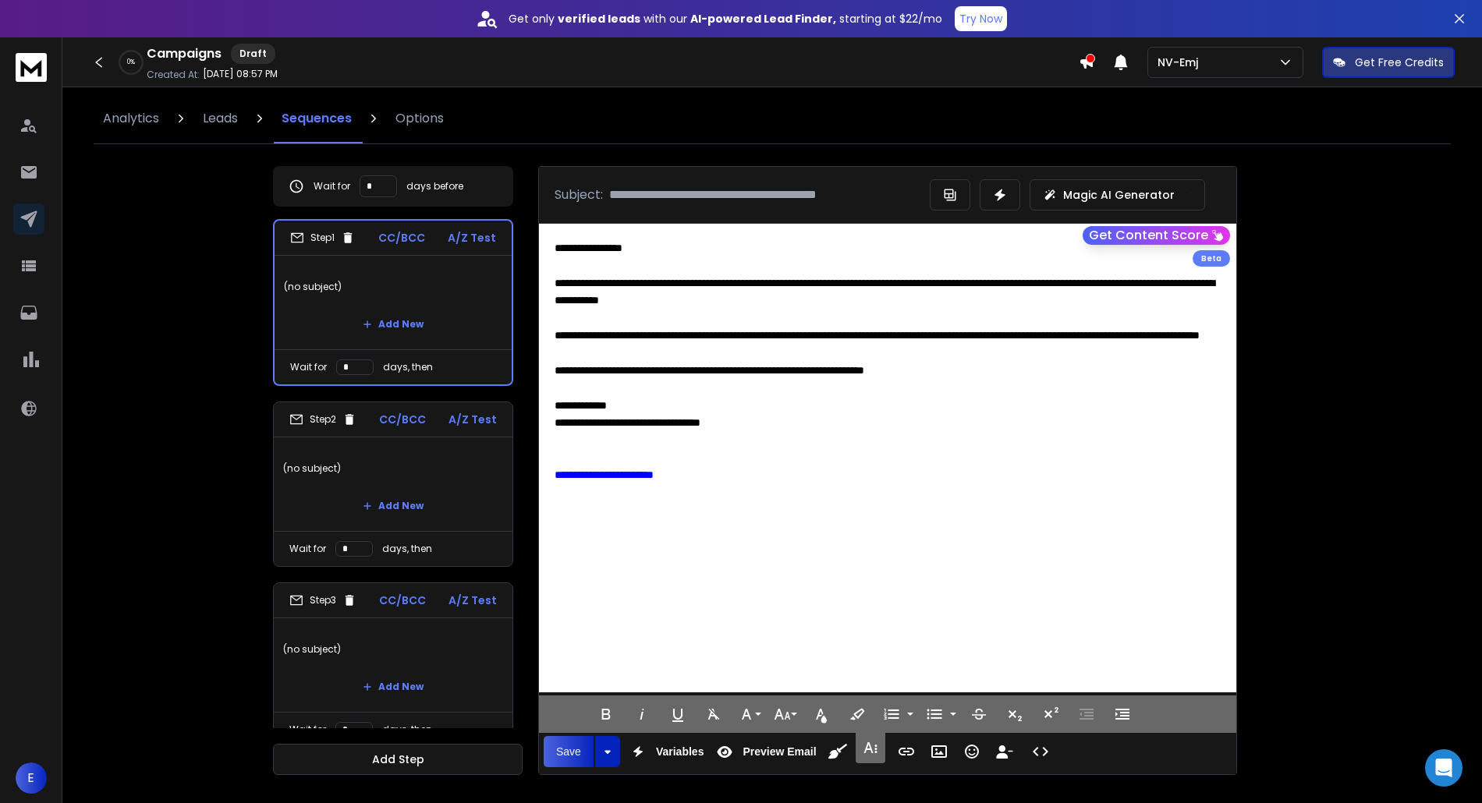
click at [453, 494] on div "Add New" at bounding box center [393, 506] width 220 height 31
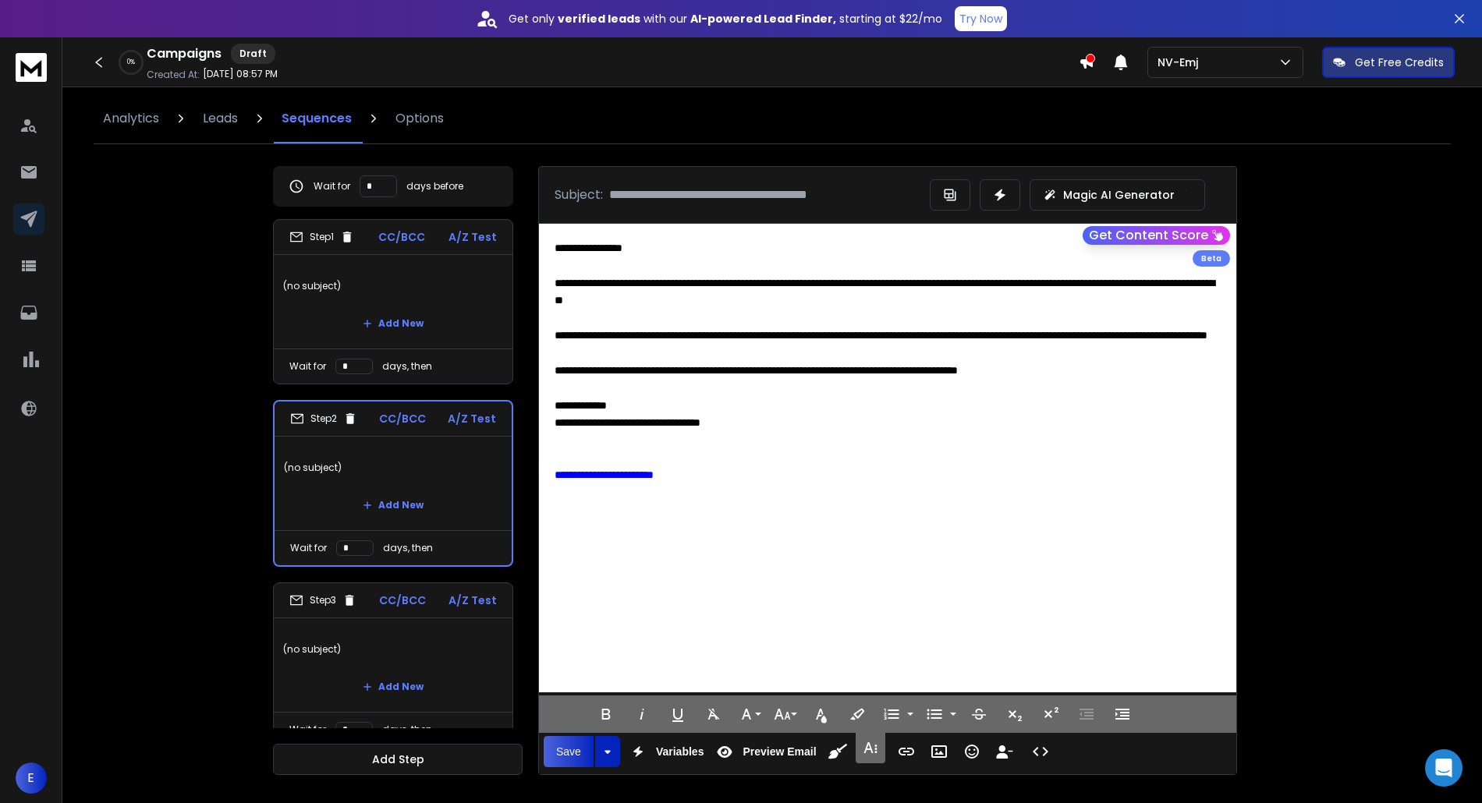
click at [448, 329] on div "Add New" at bounding box center [393, 323] width 220 height 31
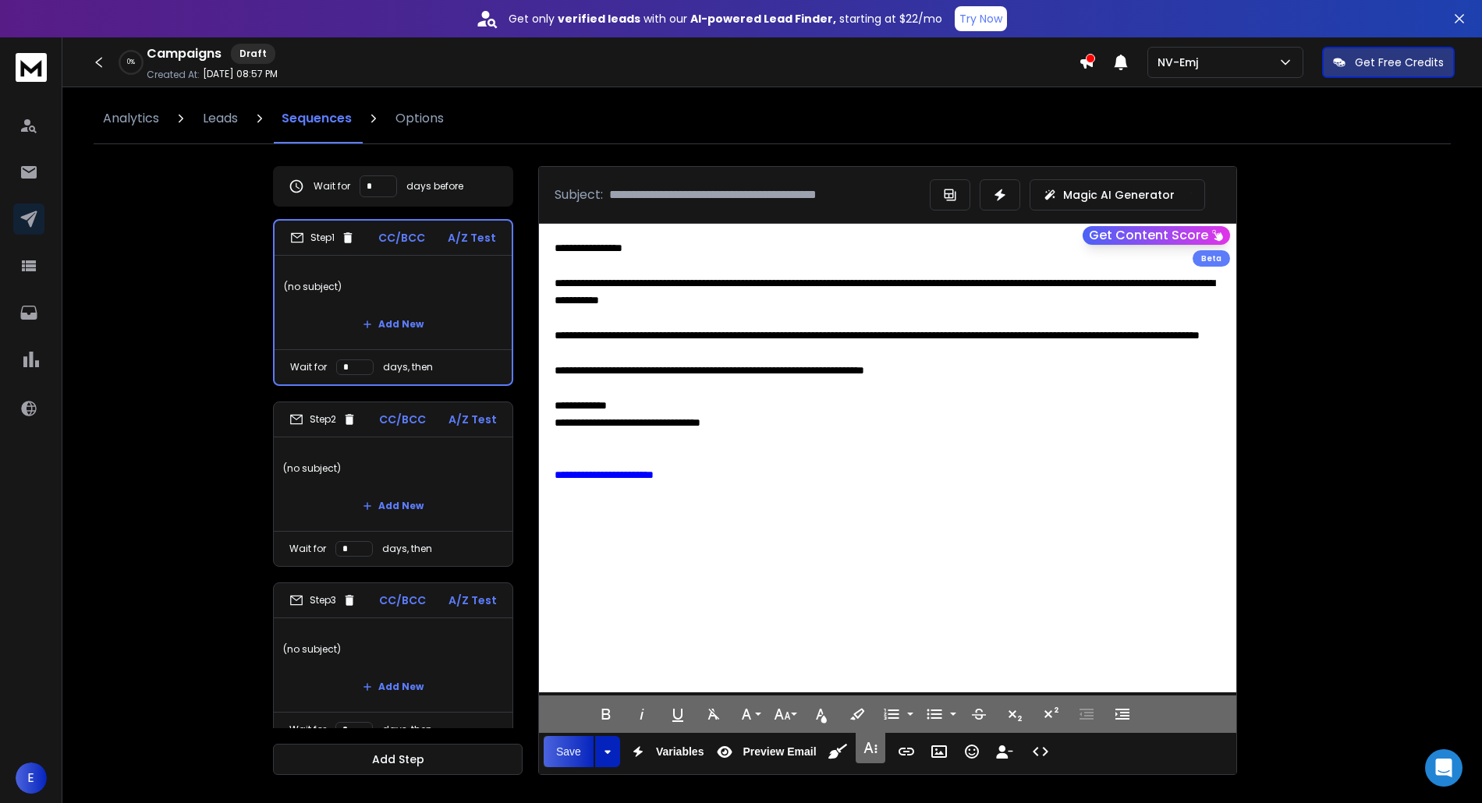
click at [485, 533] on div "Wait for * days, then" at bounding box center [393, 548] width 239 height 35
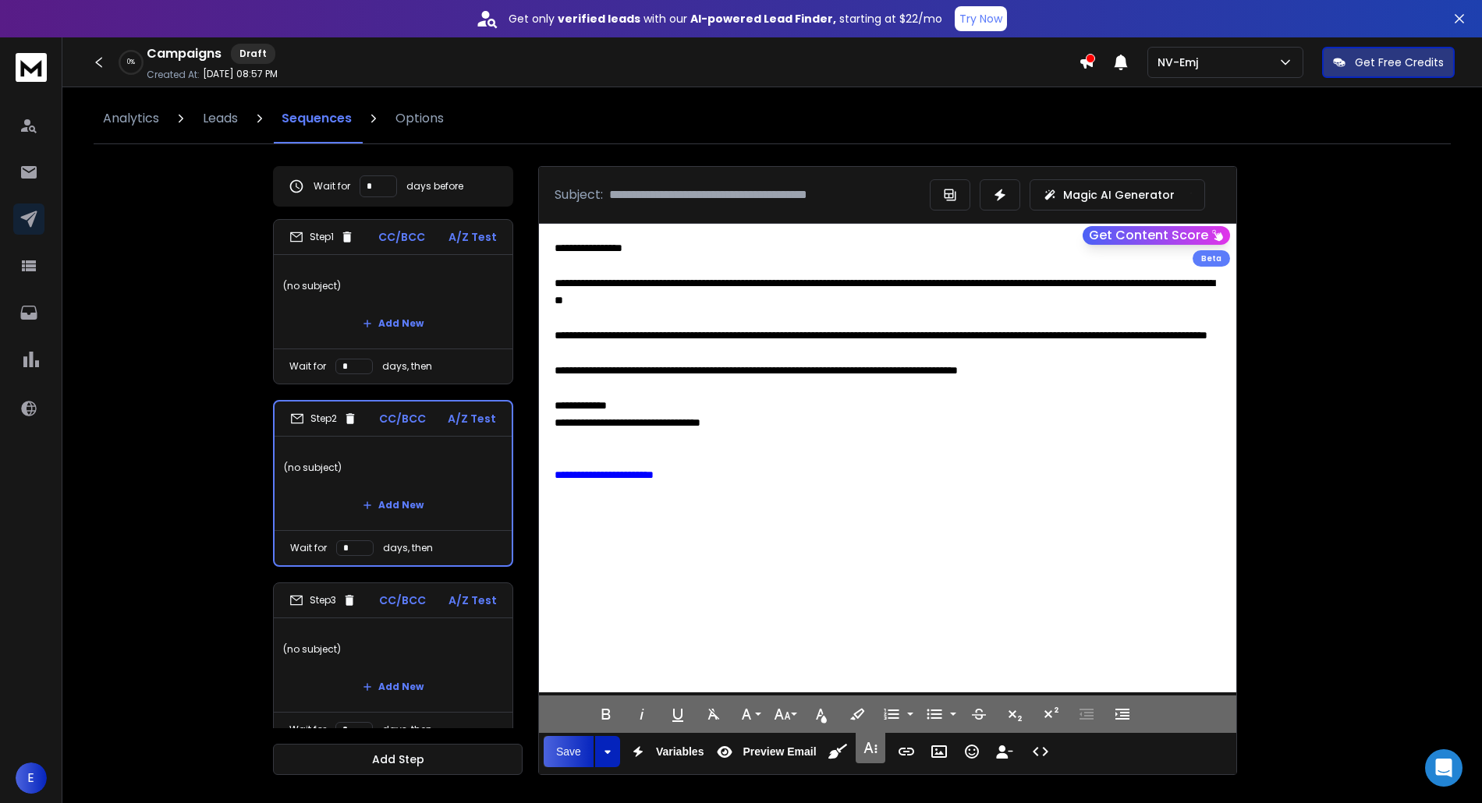
click at [446, 338] on div "Add New" at bounding box center [393, 323] width 220 height 31
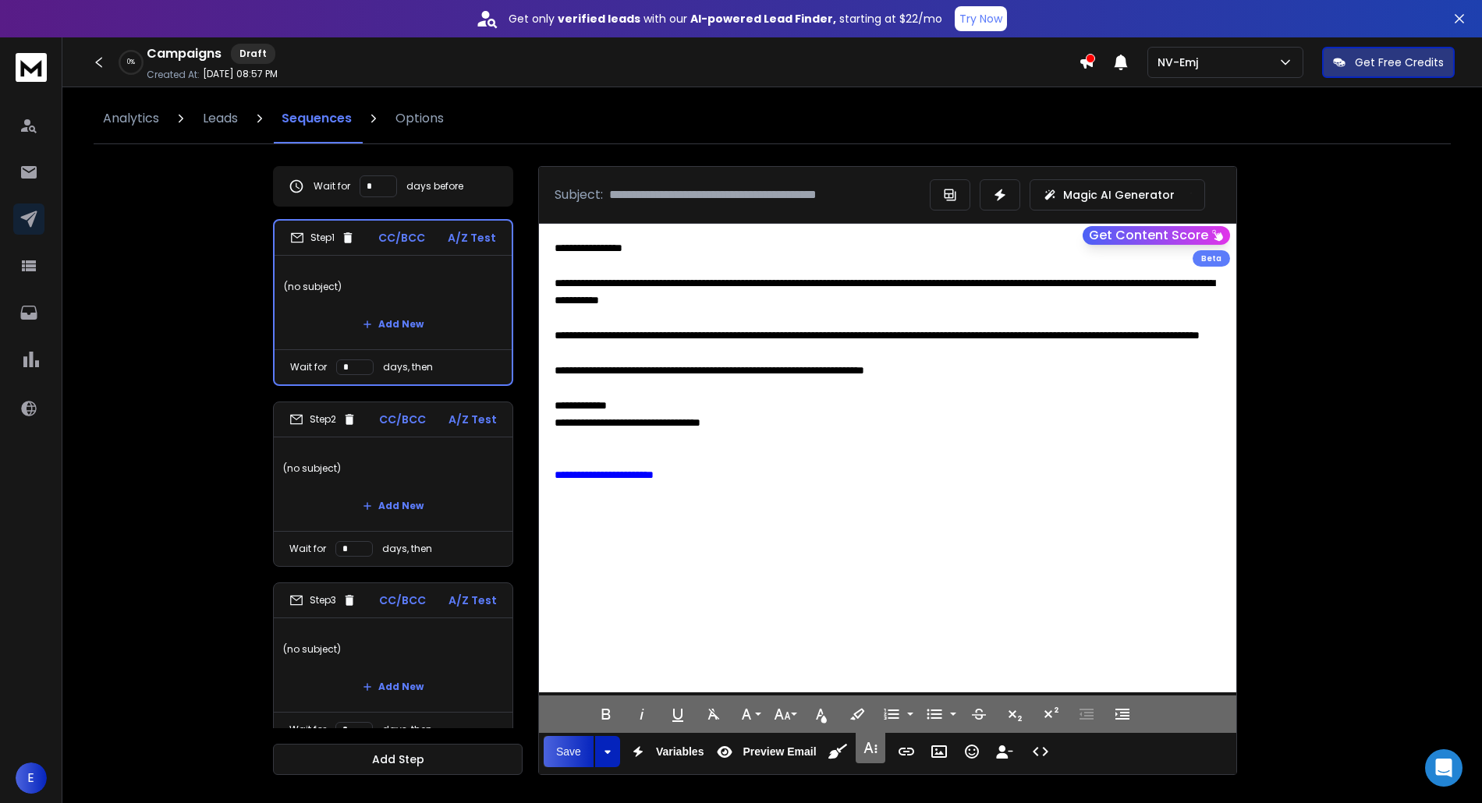
click at [449, 501] on div "Add New" at bounding box center [393, 506] width 220 height 31
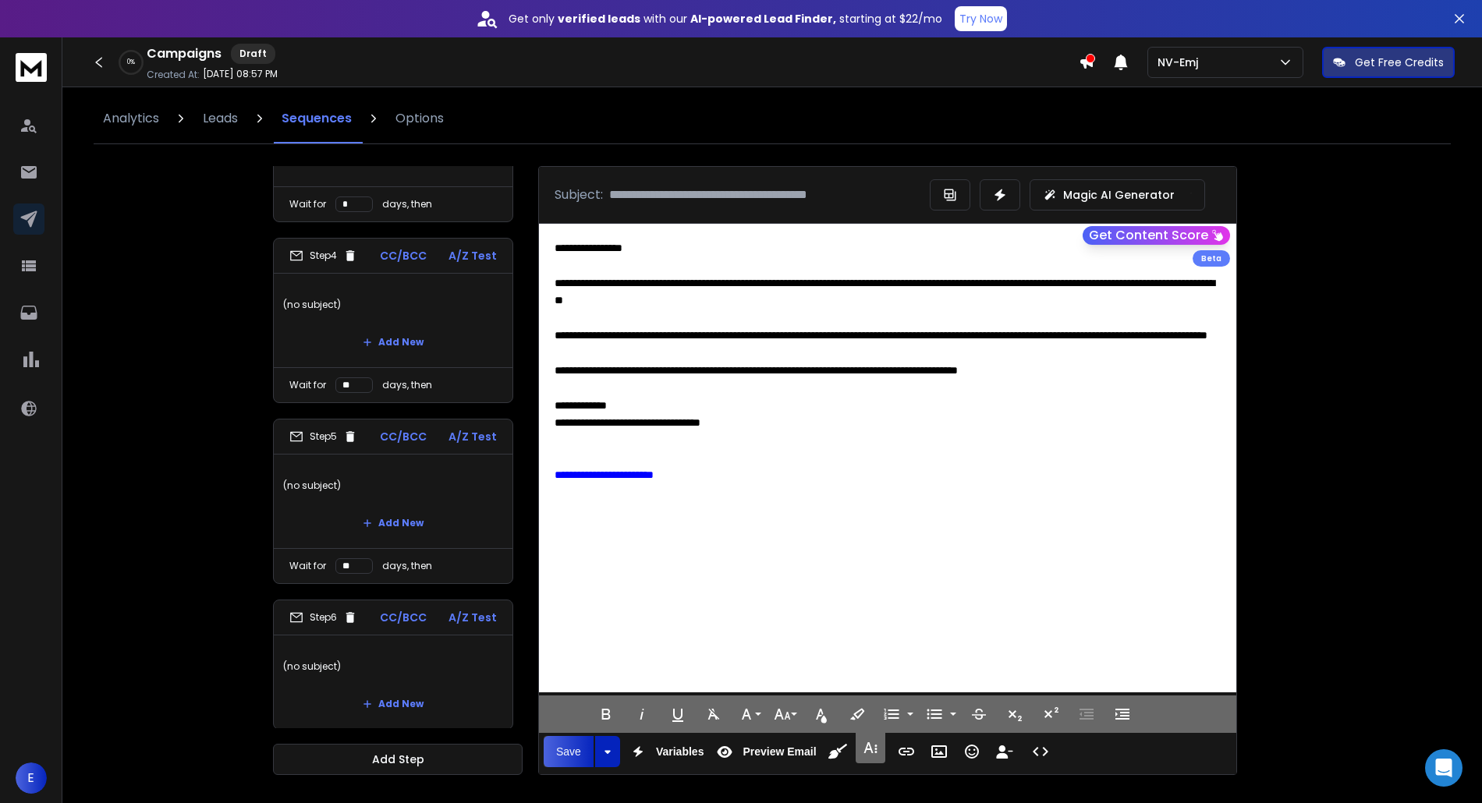
scroll to position [531, 0]
click at [472, 540] on div "(no subject) Add New" at bounding box center [393, 500] width 239 height 94
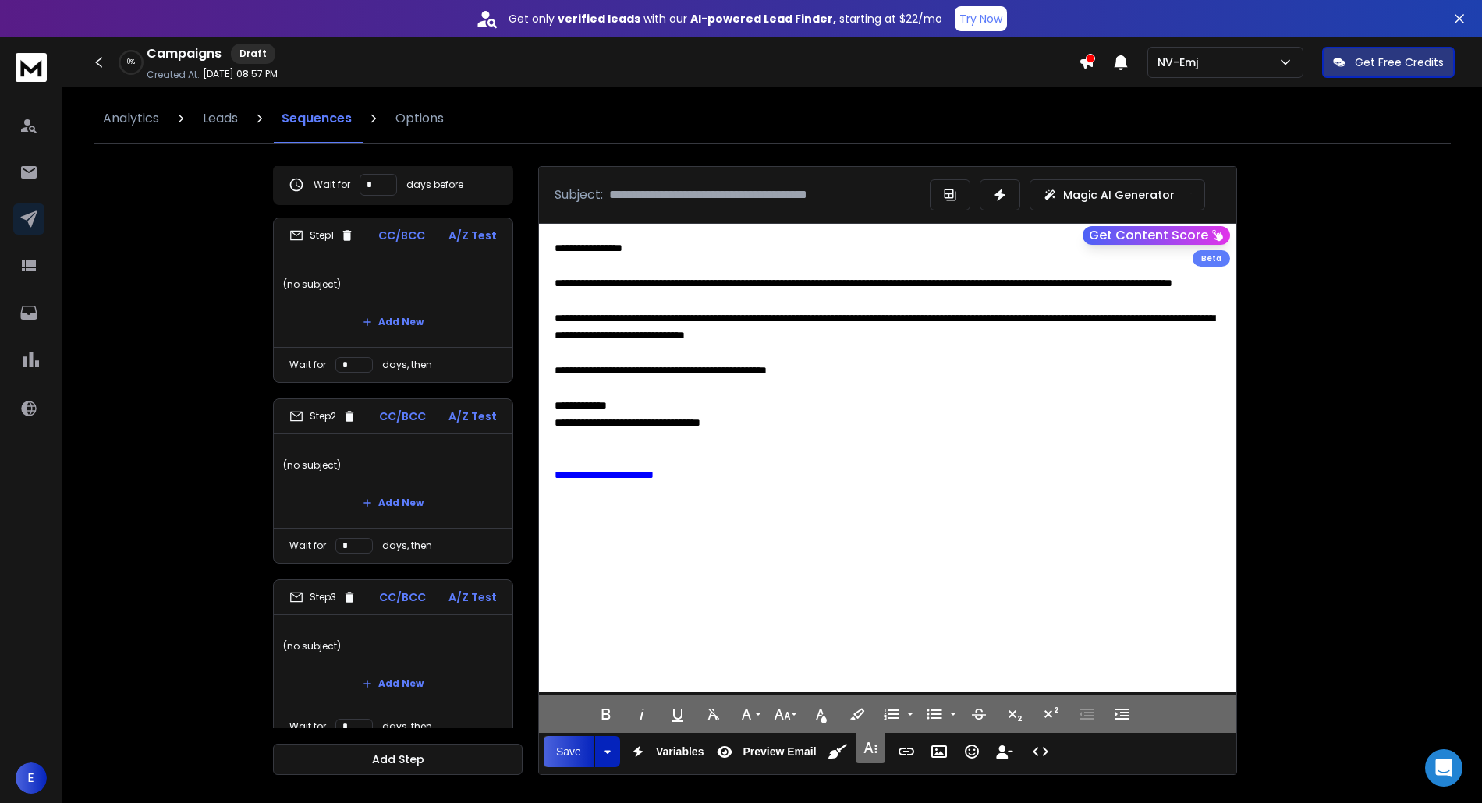
scroll to position [0, 0]
click at [428, 279] on p "(no subject)" at bounding box center [393, 286] width 220 height 44
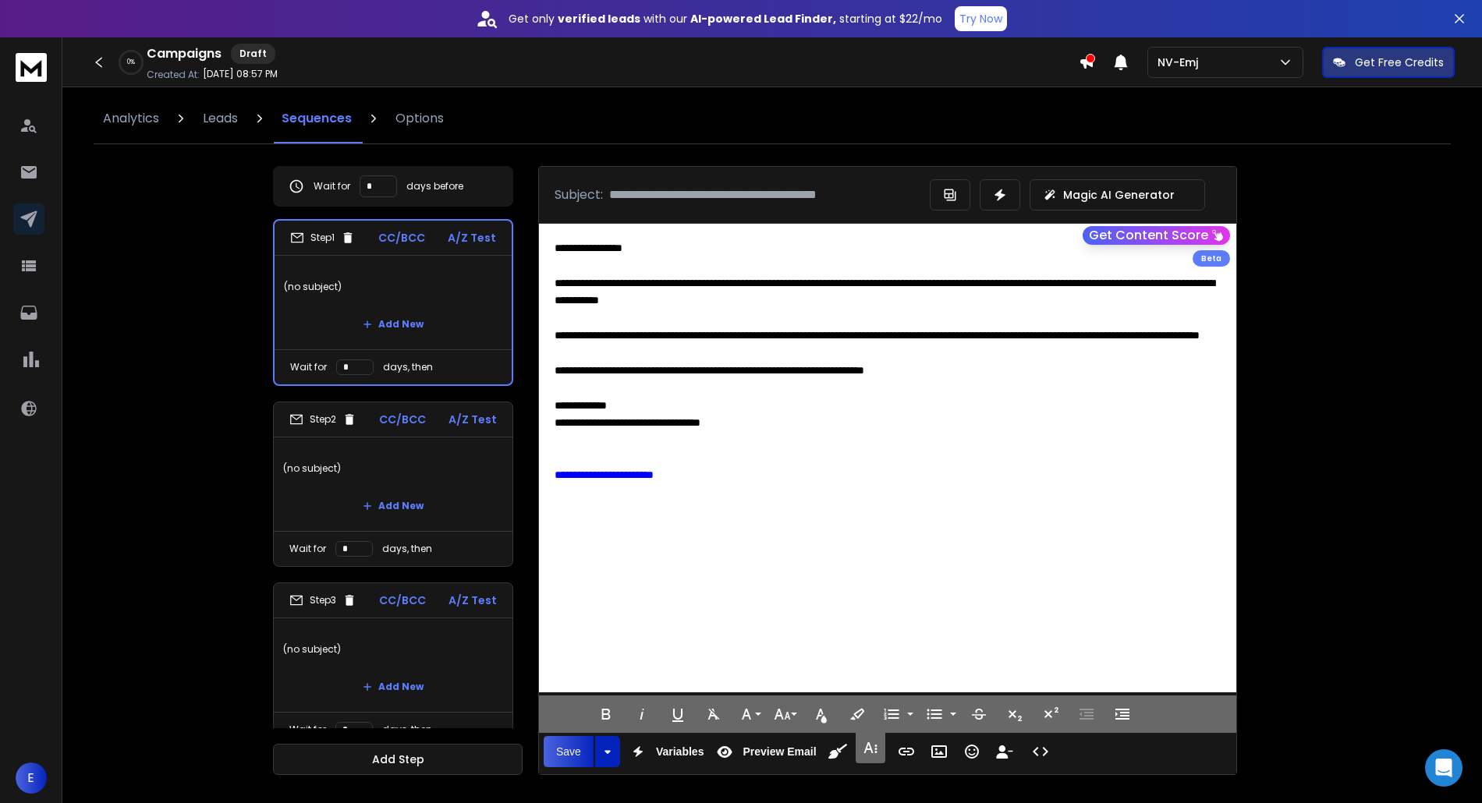
drag, startPoint x: 454, startPoint y: 474, endPoint x: 529, endPoint y: 654, distance: 194.4
click at [454, 476] on ul "Step 1 CC/BCC A/Z Test (no subject) Add New Wait for * days, then Step 2 CC/BCC…" at bounding box center [393, 737] width 240 height 1036
click at [462, 513] on div "Add New" at bounding box center [393, 506] width 220 height 31
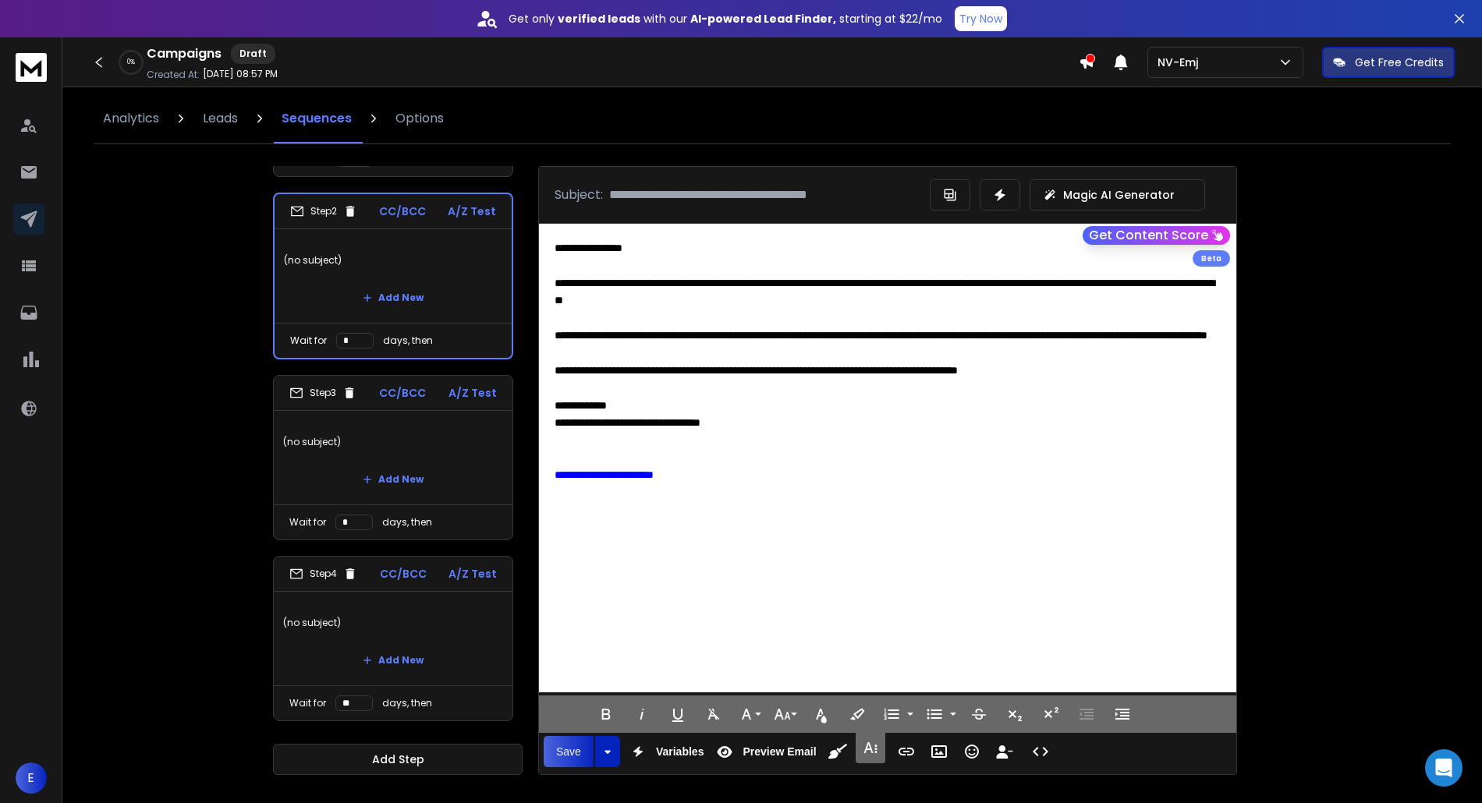
click at [459, 454] on p "(no subject)" at bounding box center [393, 442] width 220 height 44
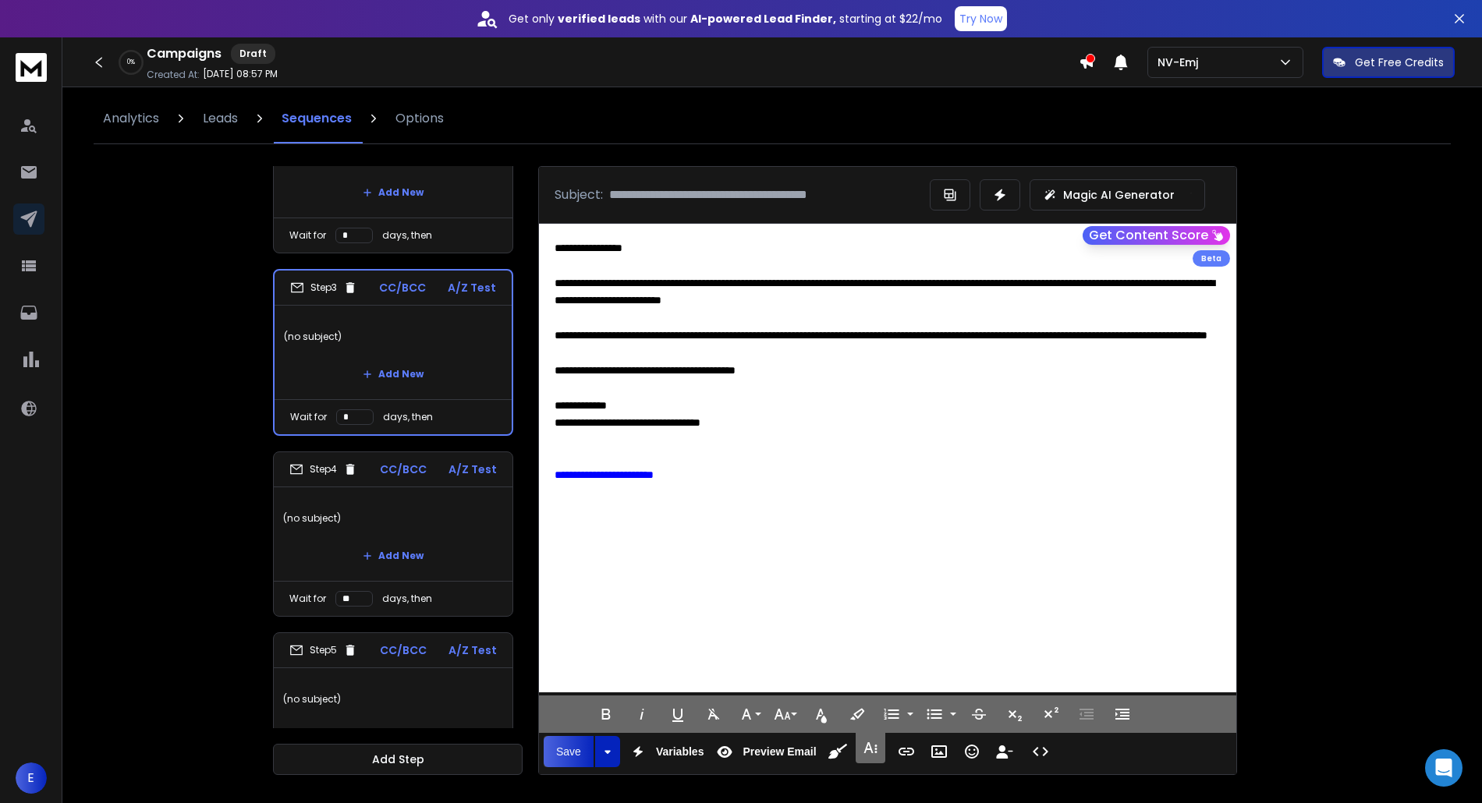
click at [465, 540] on p "(no subject)" at bounding box center [393, 519] width 220 height 44
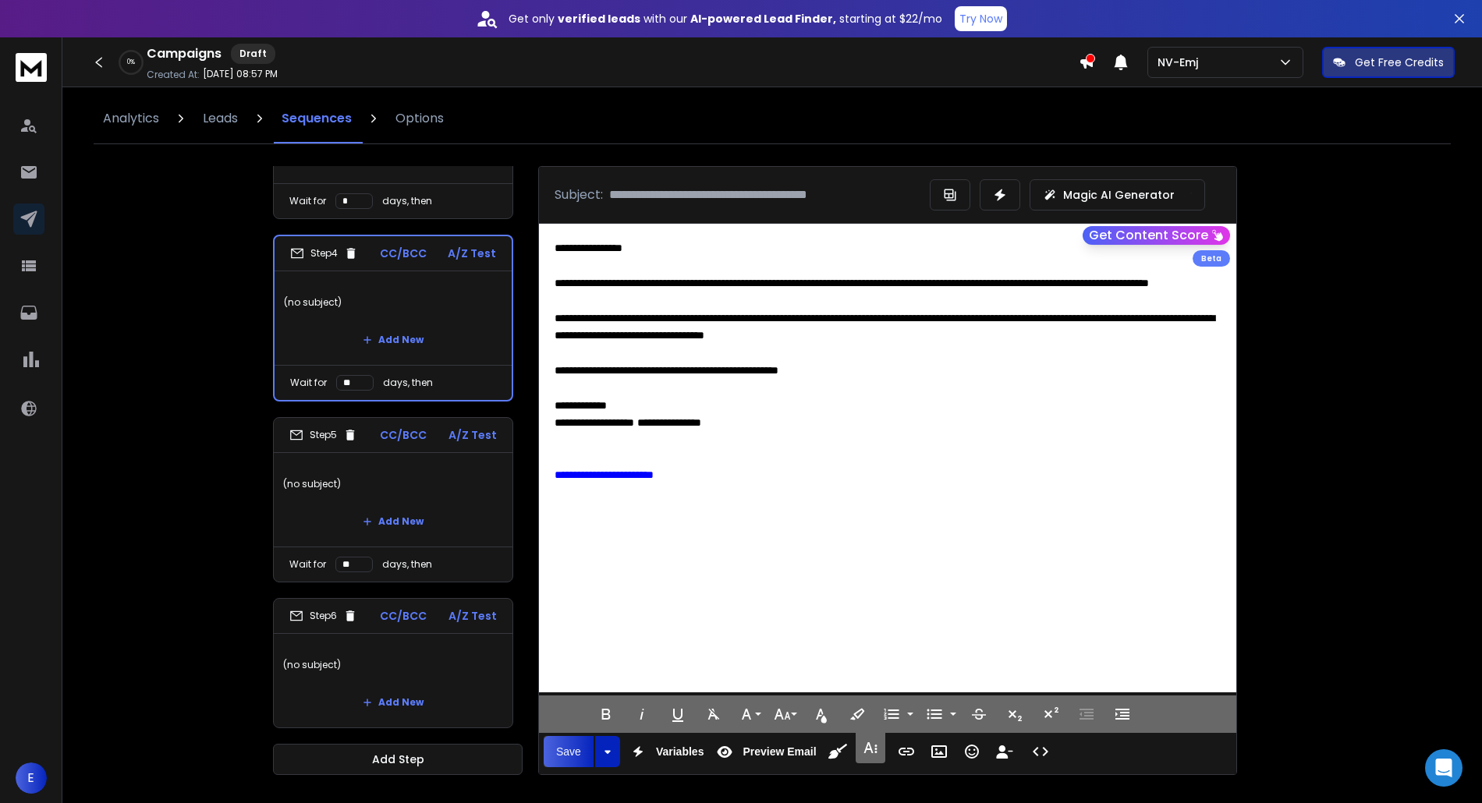
scroll to position [531, 0]
click at [469, 510] on div "Add New" at bounding box center [393, 521] width 220 height 31
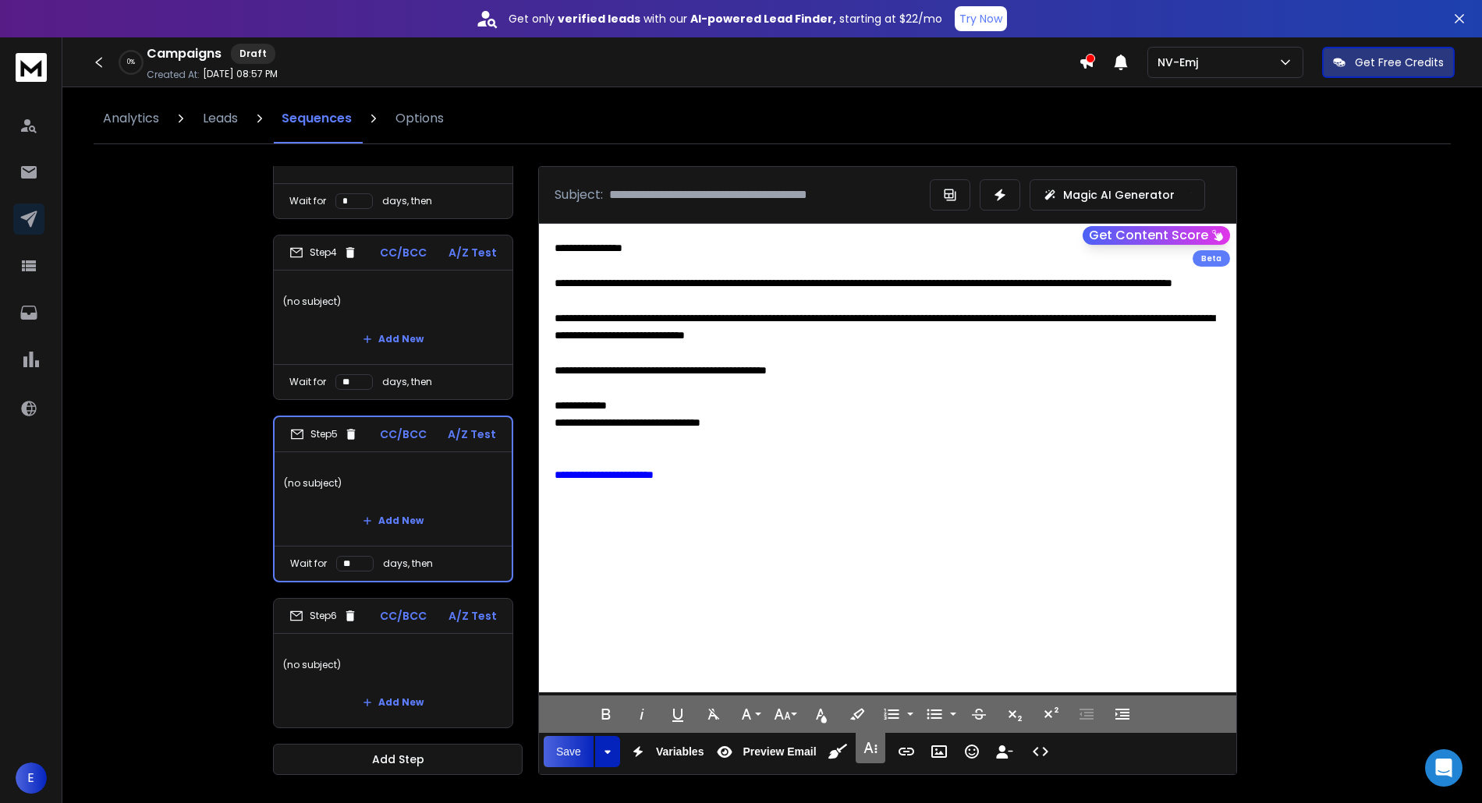
drag, startPoint x: 473, startPoint y: 687, endPoint x: 487, endPoint y: 728, distance: 43.2
click at [473, 688] on ul "Step 1 CC/BCC A/Z Test (no subject) Add New Wait for * days, then Step 2 CC/BCC…" at bounding box center [393, 210] width 240 height 1036
click at [484, 681] on p "(no subject)" at bounding box center [393, 665] width 220 height 44
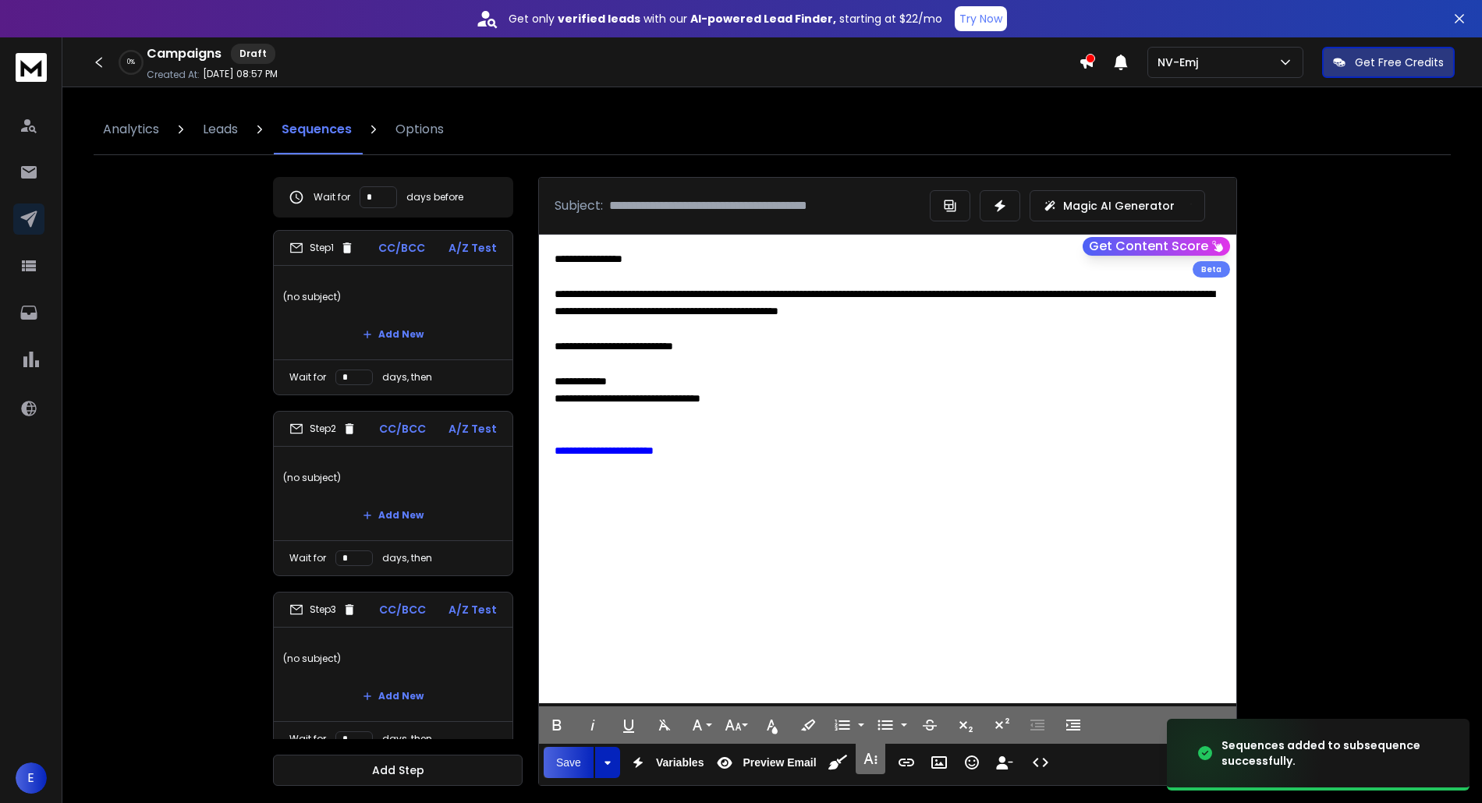
scroll to position [0, 0]
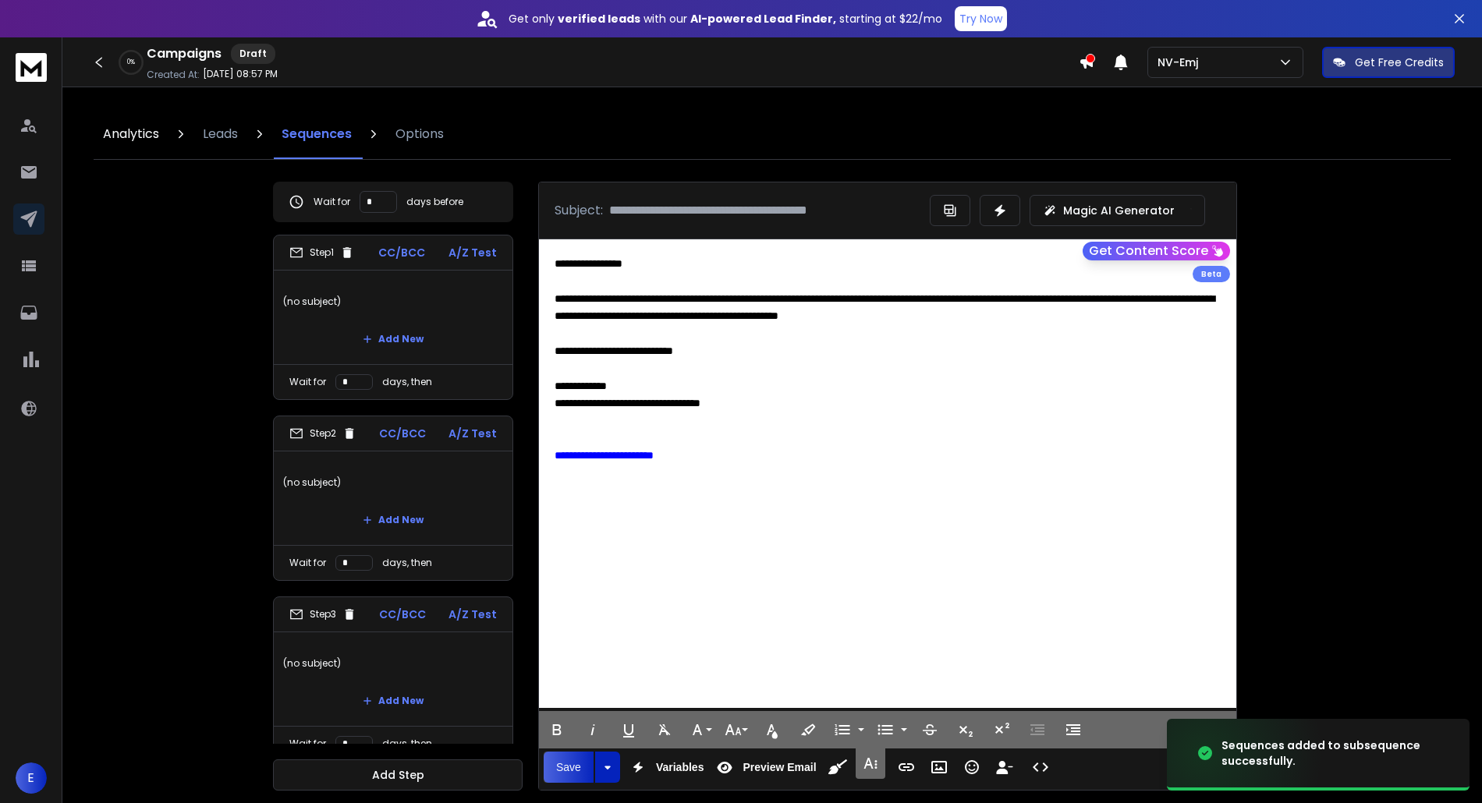
click at [135, 131] on p "Analytics" at bounding box center [131, 134] width 56 height 19
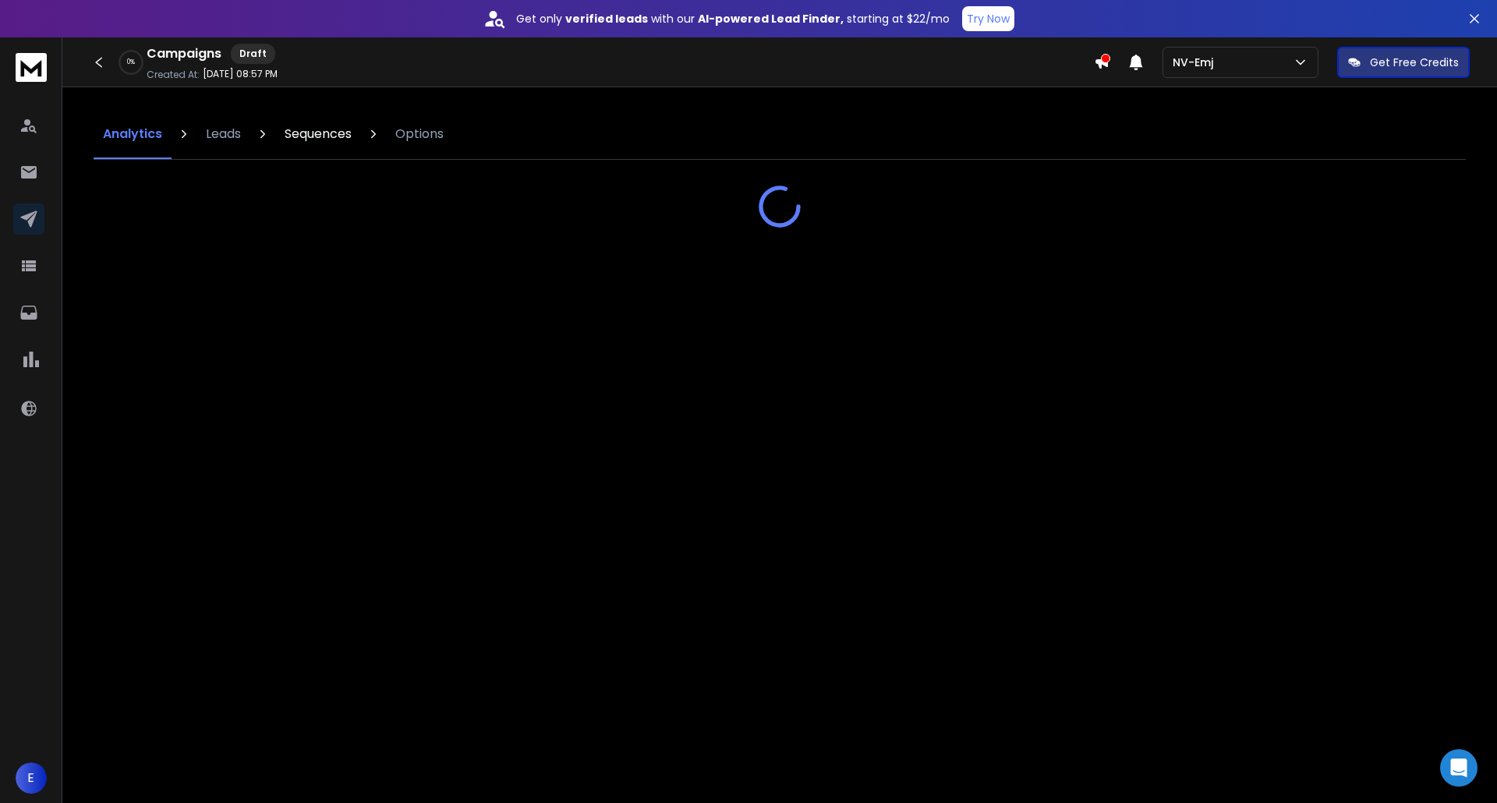
click at [325, 128] on p "Sequences" at bounding box center [318, 134] width 67 height 19
click at [421, 138] on p "Options" at bounding box center [419, 134] width 48 height 19
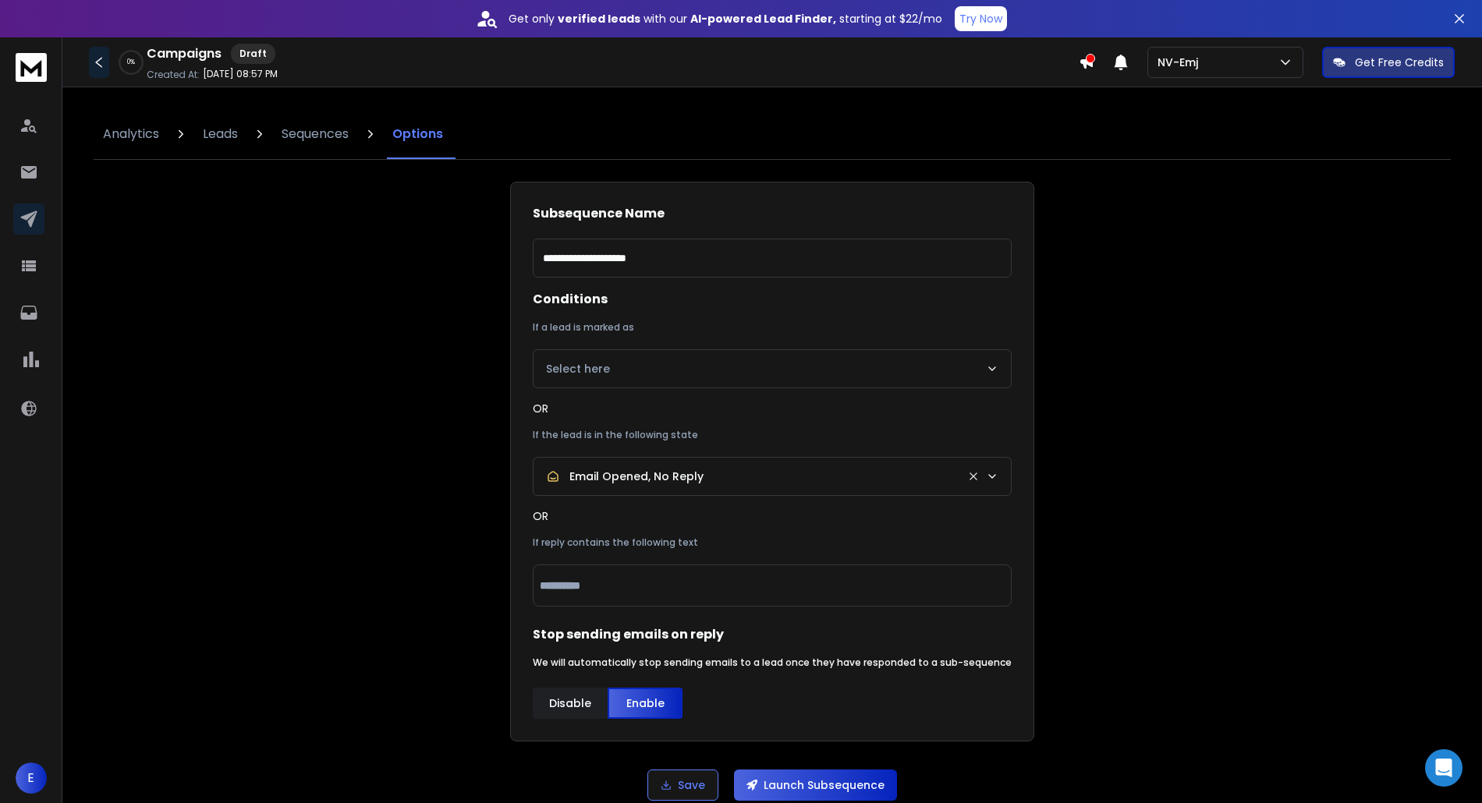
click at [101, 62] on icon at bounding box center [99, 62] width 14 height 14
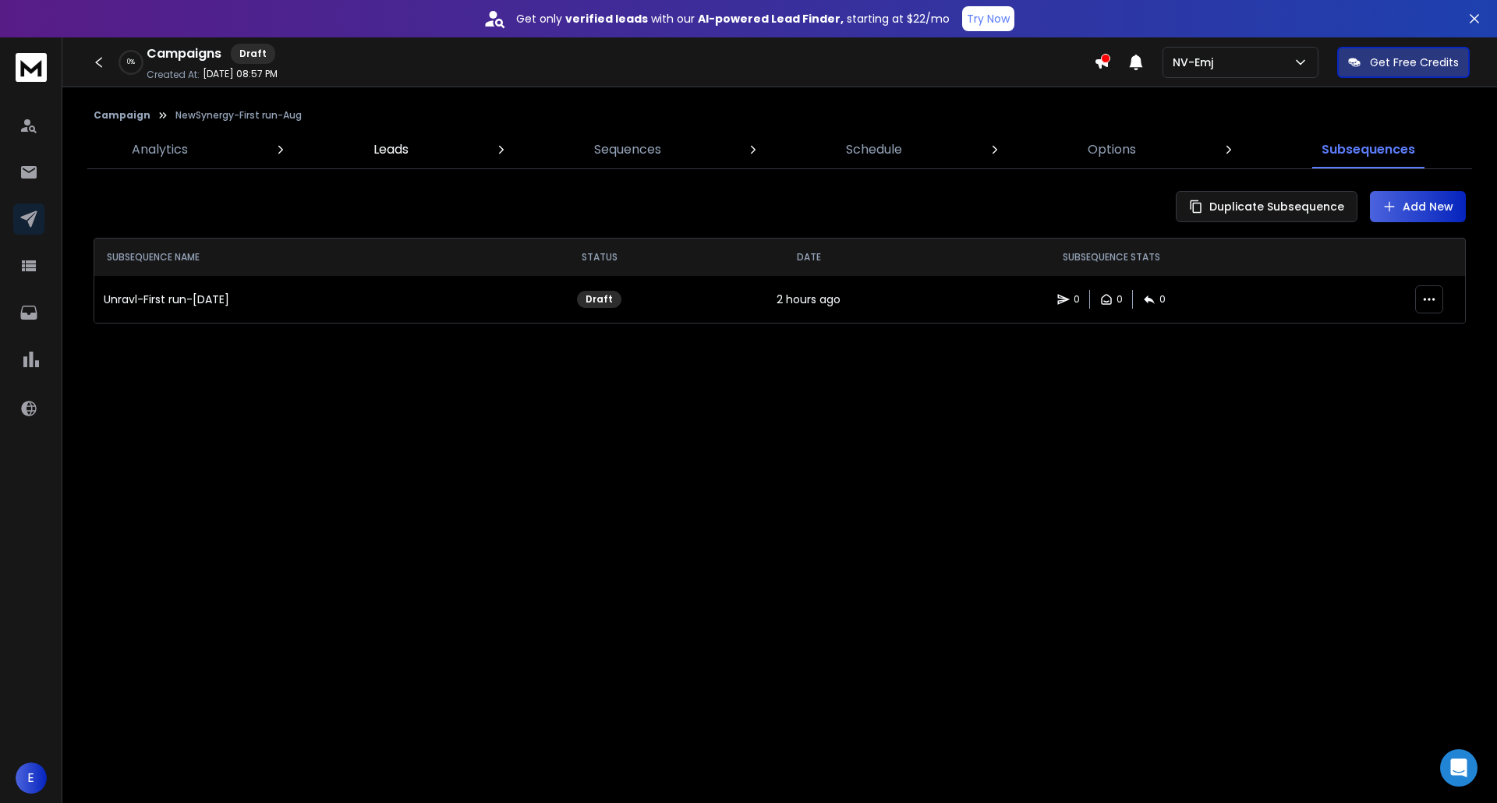
click at [384, 159] on link "Leads" at bounding box center [391, 149] width 54 height 37
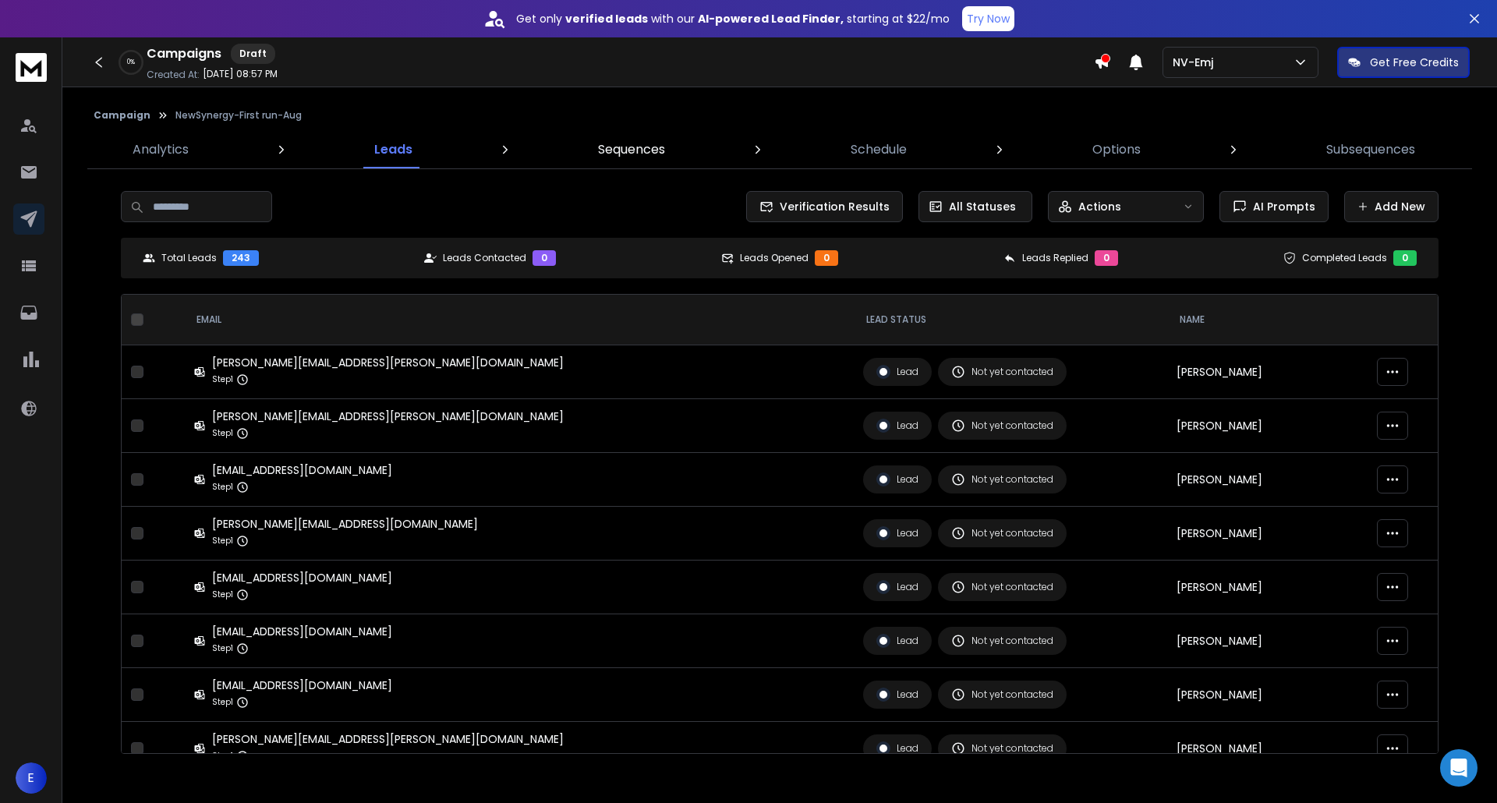
click at [604, 151] on p "Sequences" at bounding box center [631, 149] width 67 height 19
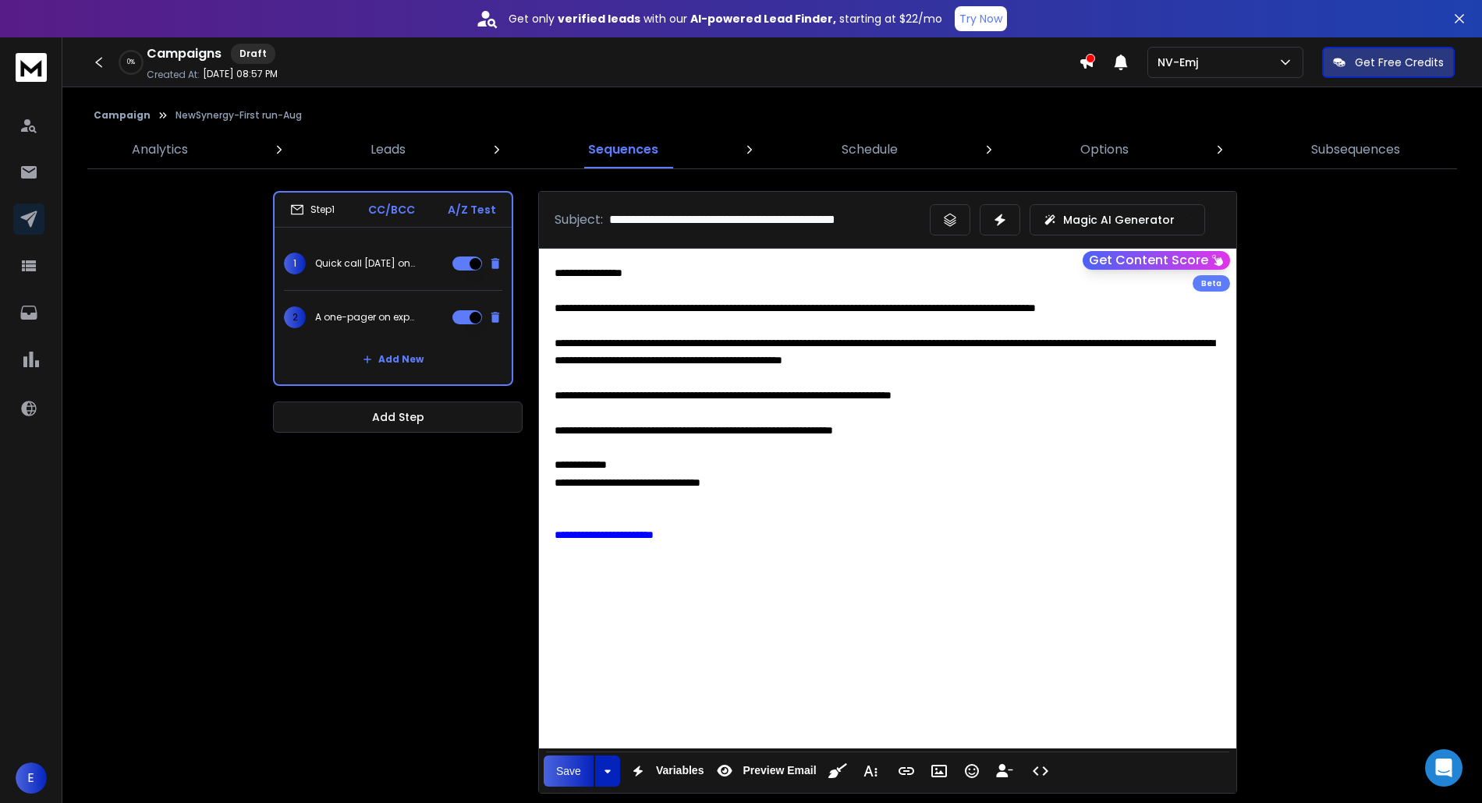
click at [387, 260] on p "Quick call next Monday on remediation resources?" at bounding box center [365, 263] width 100 height 12
click at [365, 304] on div "2 A one-pager on expert-led 483 remediation" at bounding box center [393, 317] width 218 height 53
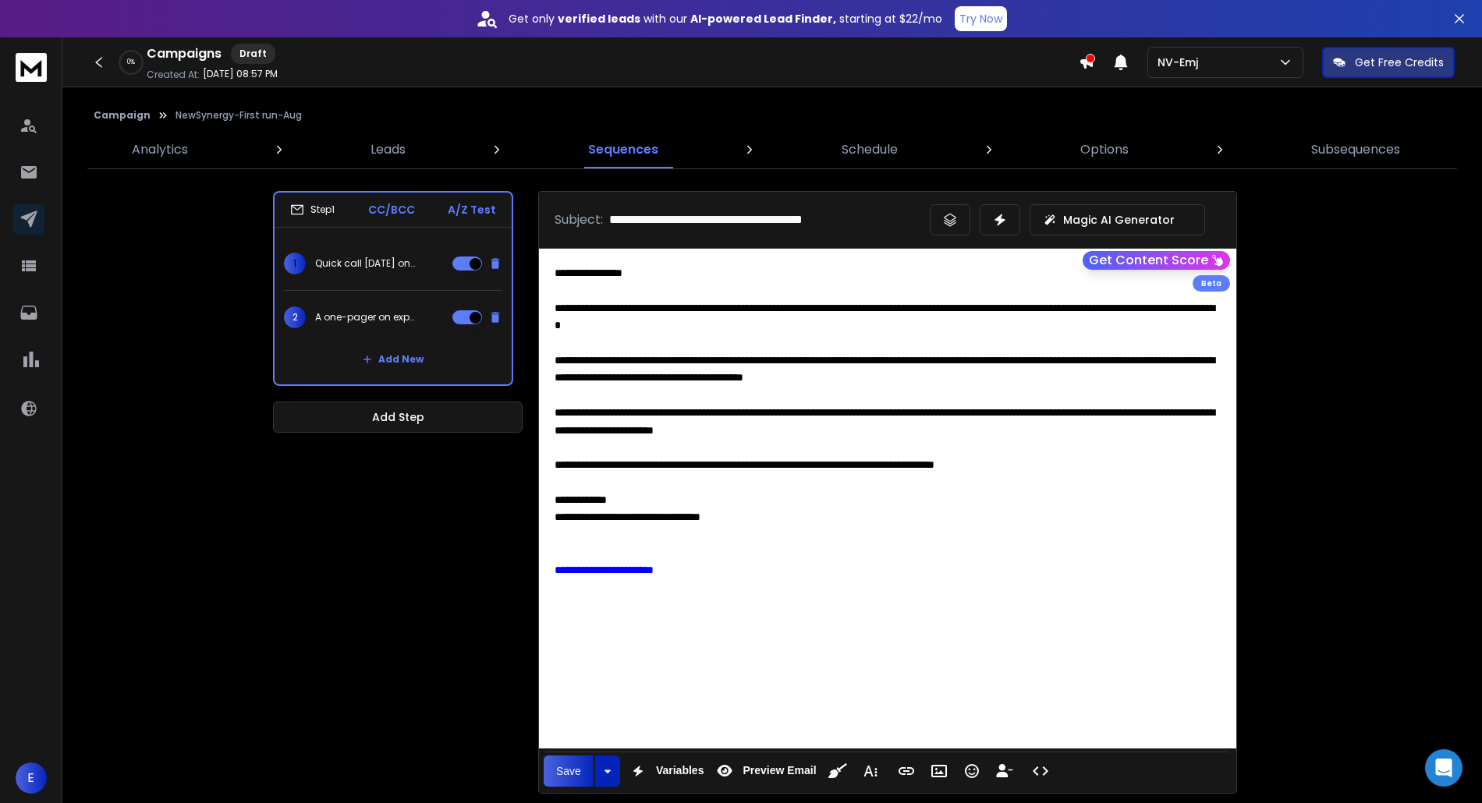
click at [350, 256] on div "1 Quick call next Monday on remediation resources?" at bounding box center [349, 264] width 131 height 22
type input "**********"
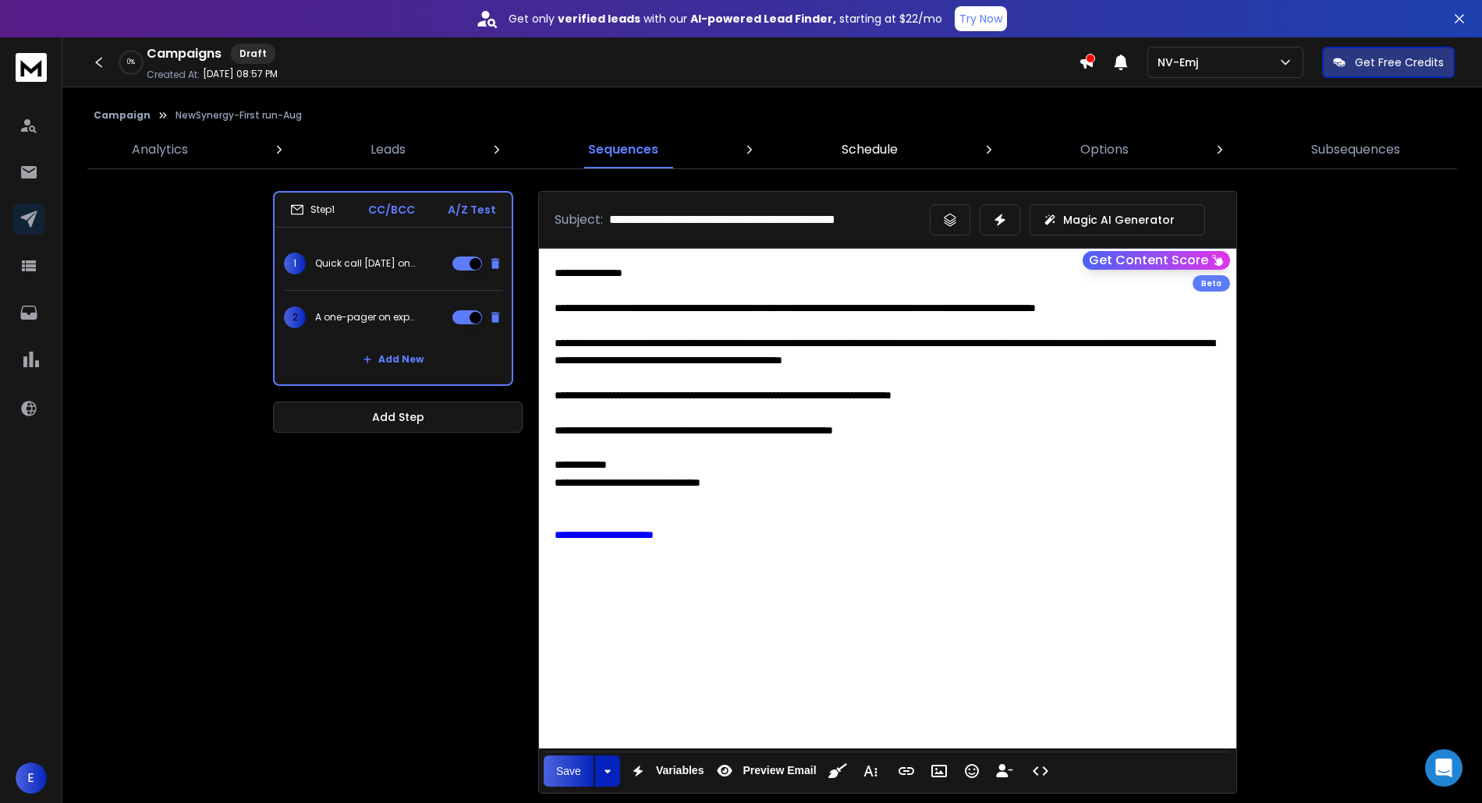
click at [849, 160] on link "Schedule" at bounding box center [869, 149] width 75 height 37
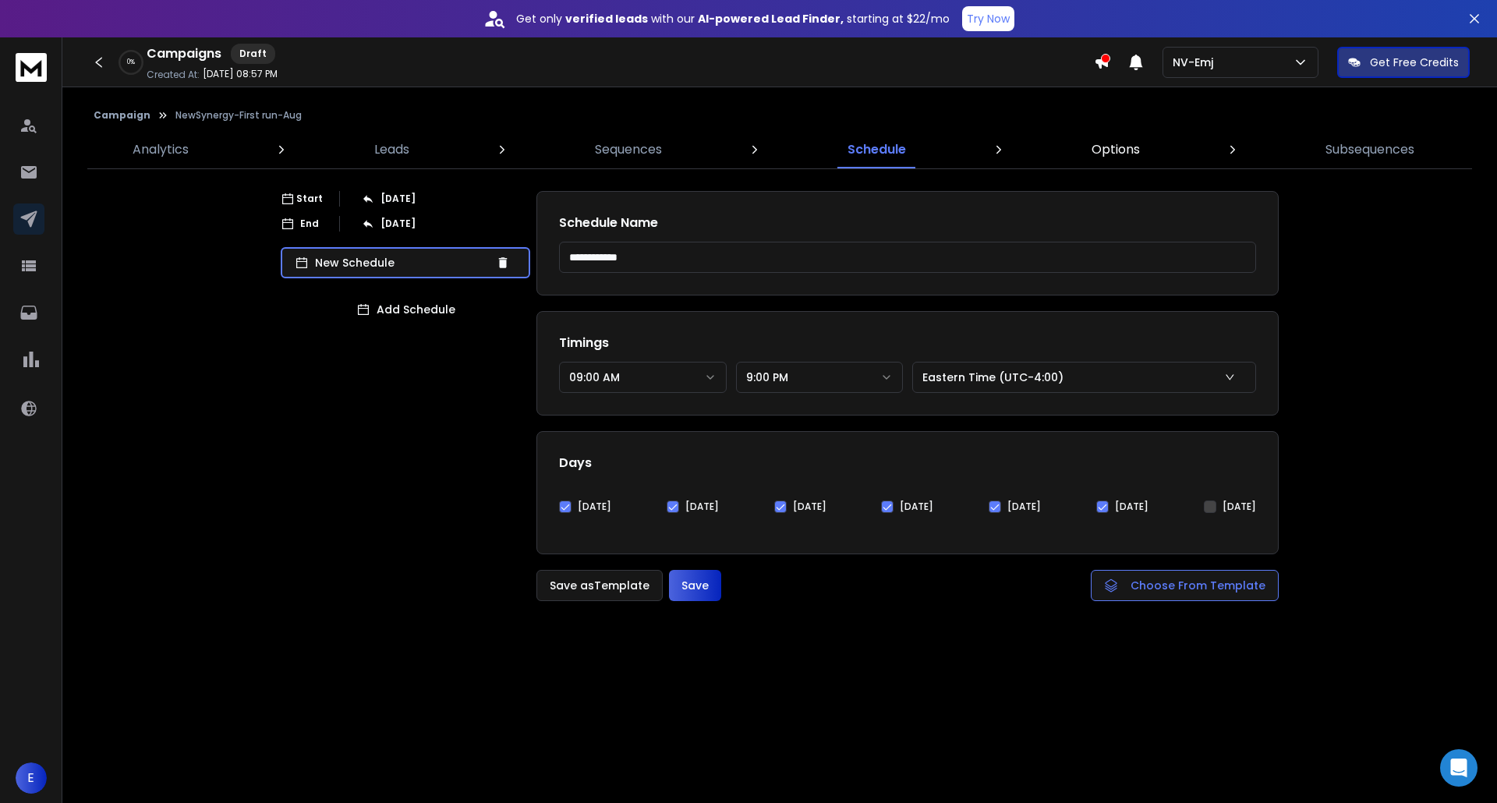
click at [1121, 154] on p "Options" at bounding box center [1116, 149] width 48 height 19
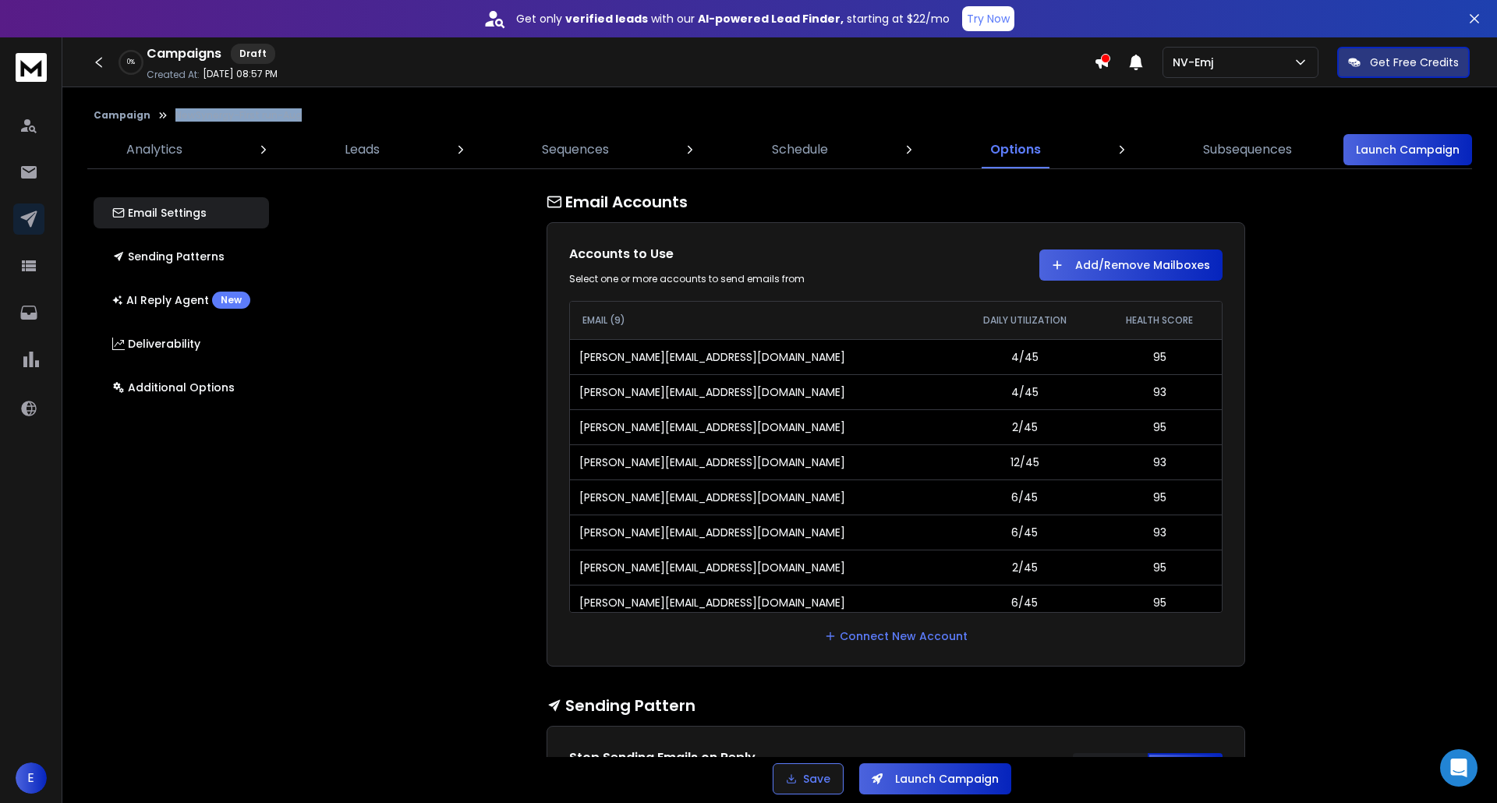
drag, startPoint x: 292, startPoint y: 112, endPoint x: 172, endPoint y: 112, distance: 120.1
click at [172, 112] on div "Campaign NewSynergy-First run-Aug" at bounding box center [779, 115] width 1385 height 25
click at [890, 254] on div "Accounts to Use Select one or more accounts to send emails from Add/Remove Mail…" at bounding box center [896, 265] width 654 height 41
click at [1105, 268] on button "Add/Remove Mailboxes" at bounding box center [1131, 265] width 183 height 31
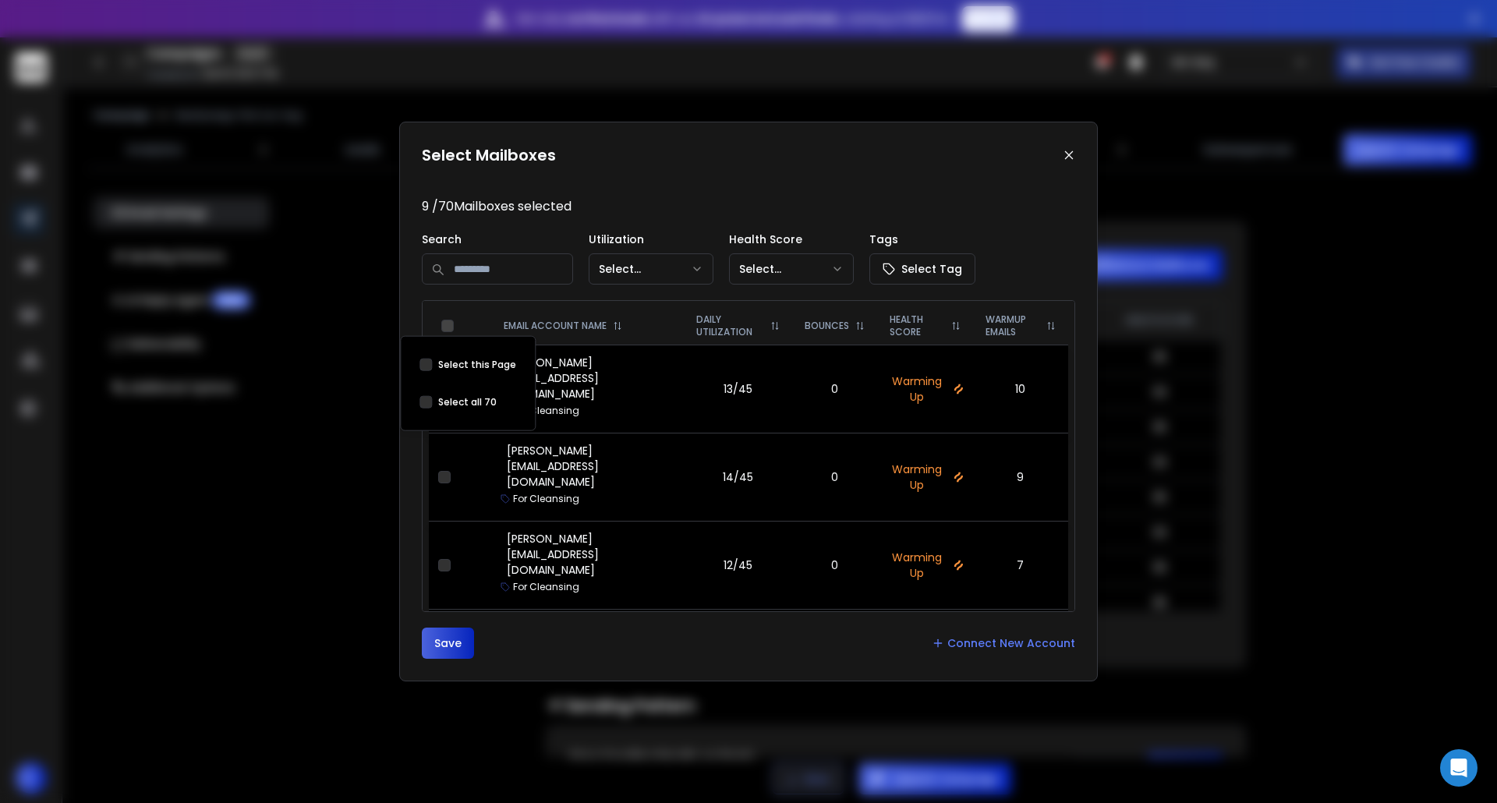
click at [449, 326] on button "Select this Page" at bounding box center [447, 326] width 12 height 12
click at [425, 400] on button "Select this Page" at bounding box center [426, 402] width 12 height 12
click at [448, 328] on button "Select this Page" at bounding box center [447, 326] width 12 height 12
click at [533, 272] on input at bounding box center [497, 268] width 151 height 31
paste input "**********"
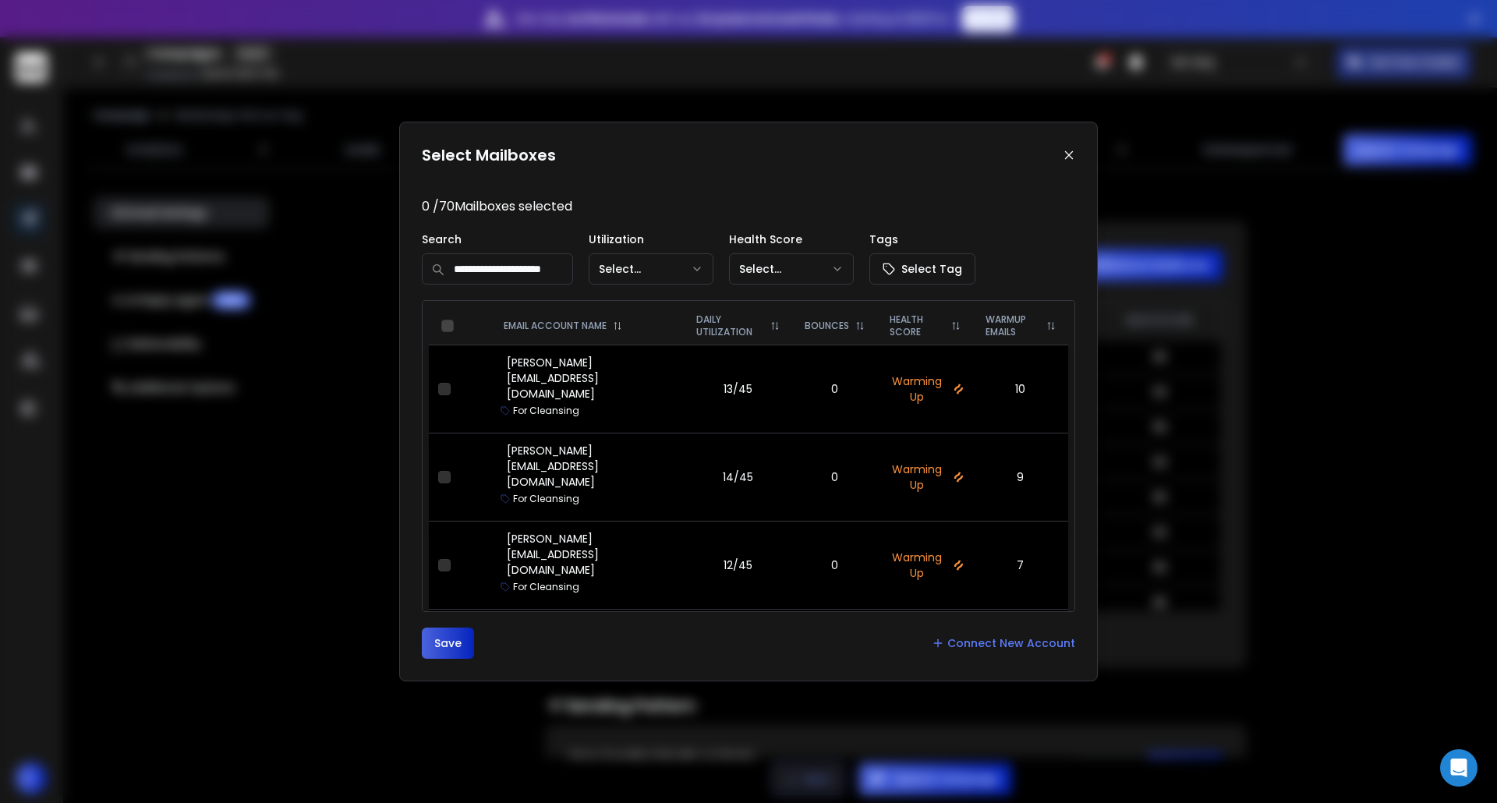
type input "**********"
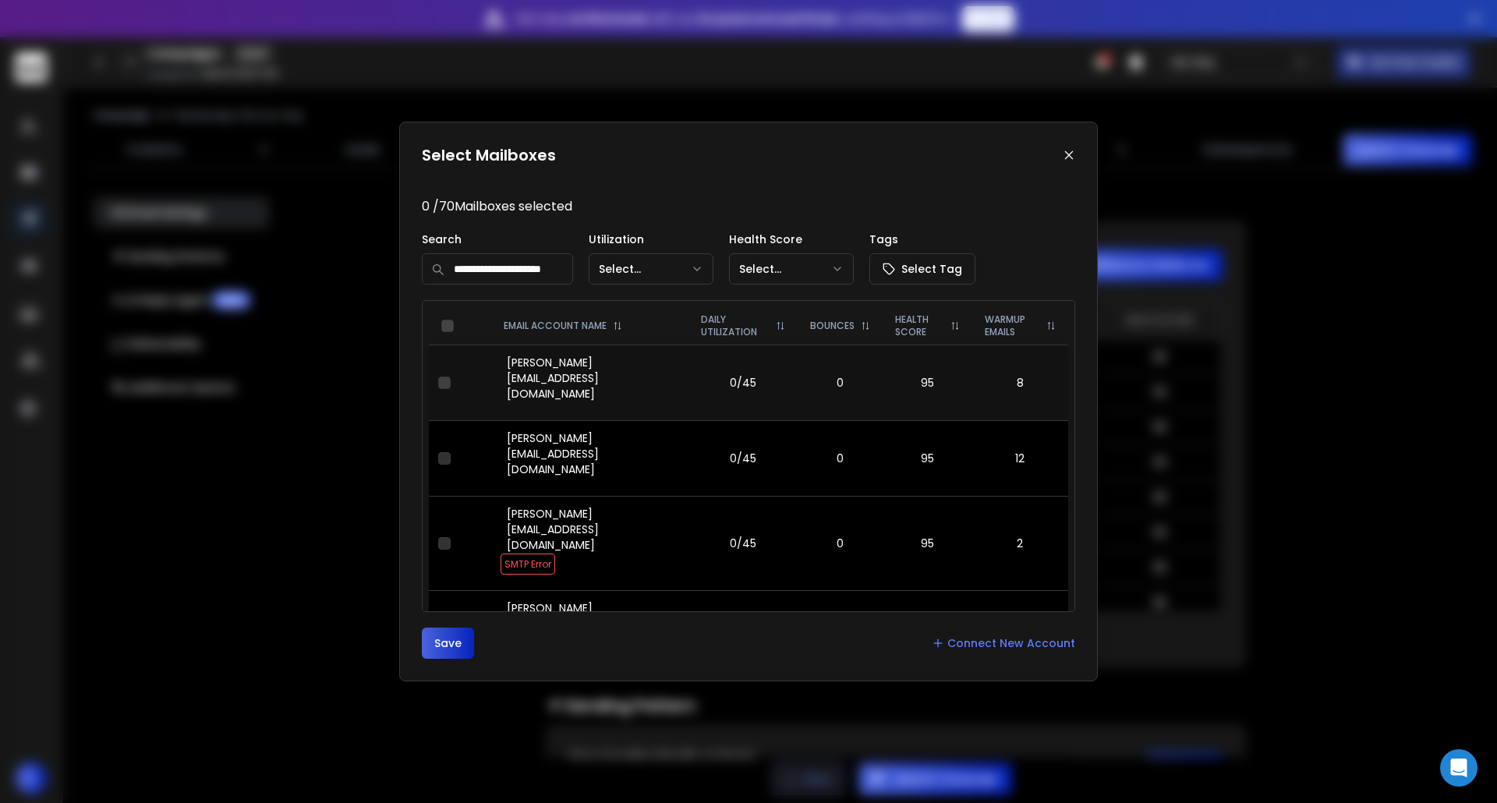
click at [443, 377] on button "button" at bounding box center [444, 383] width 12 height 12
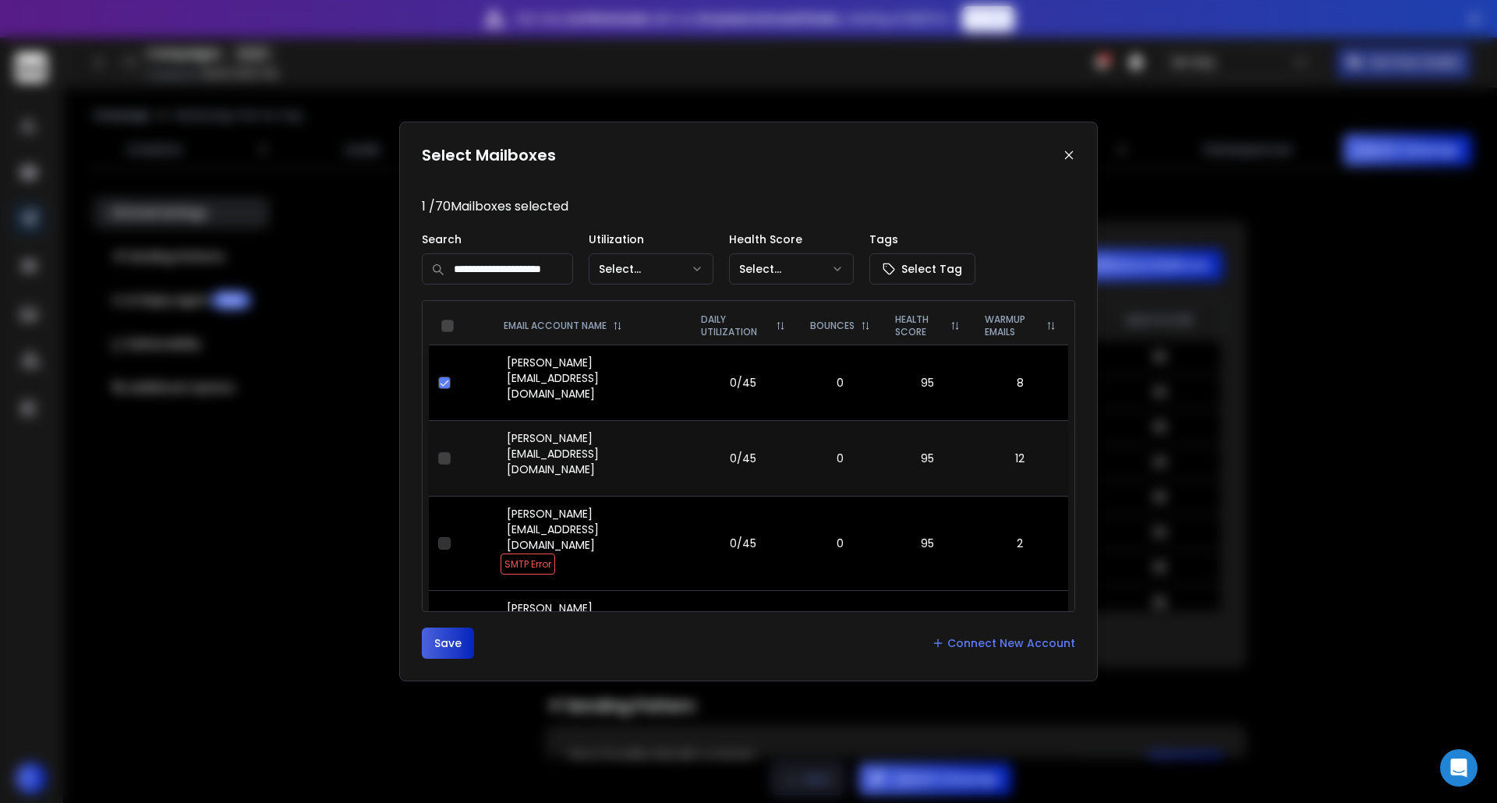
click at [441, 452] on button "button" at bounding box center [444, 458] width 12 height 12
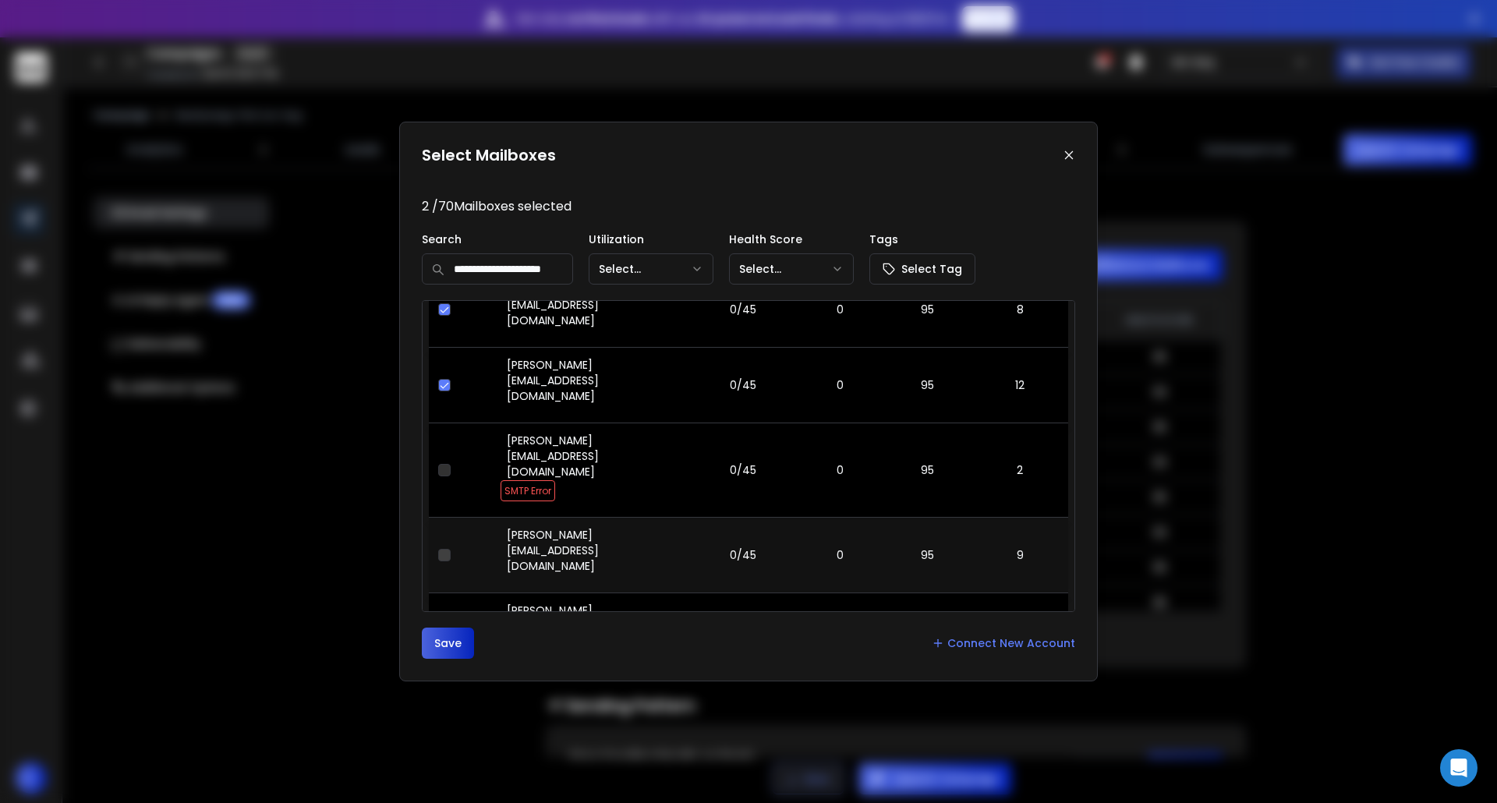
scroll to position [104, 0]
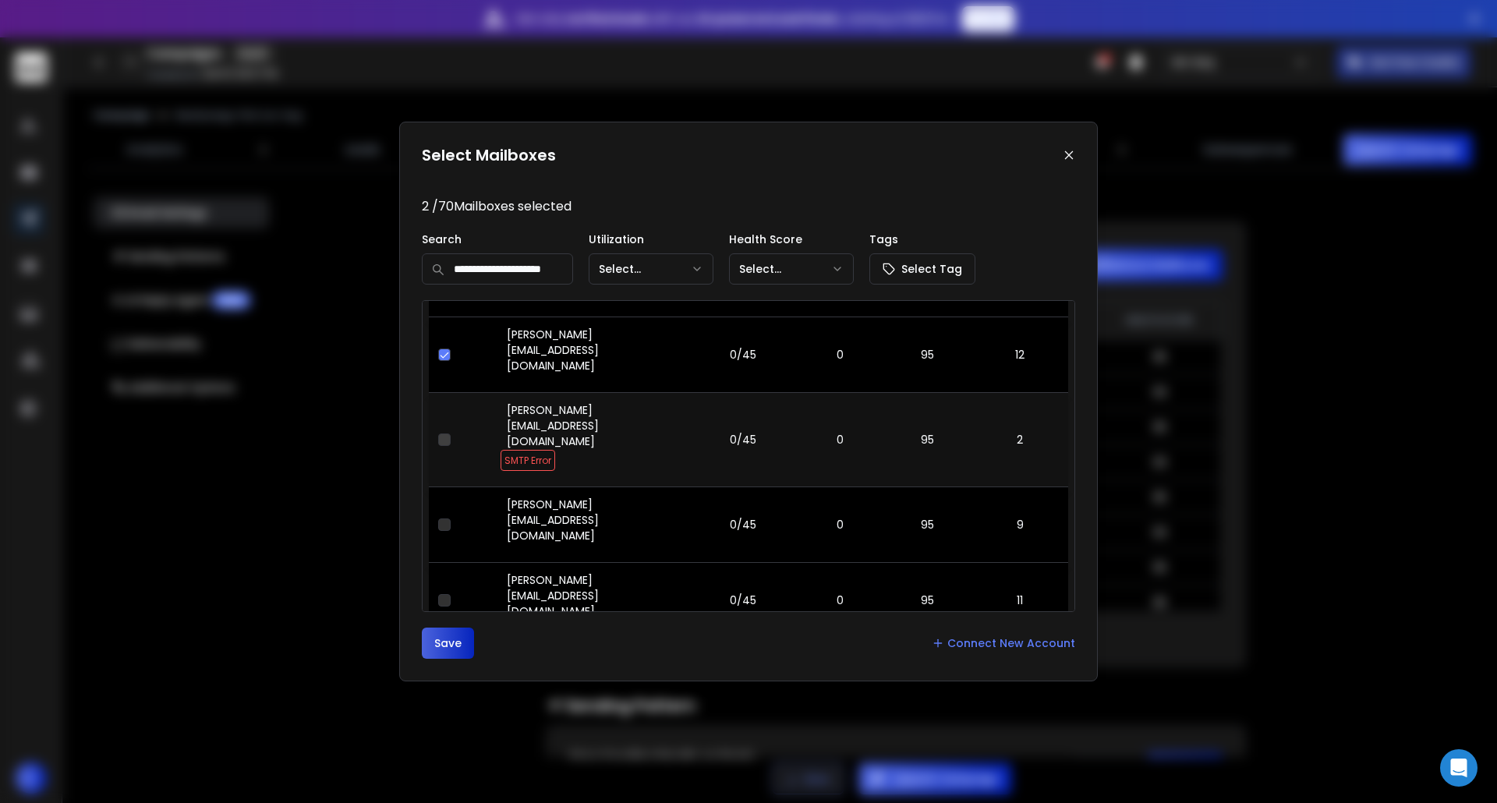
click at [445, 434] on button "button" at bounding box center [444, 440] width 12 height 12
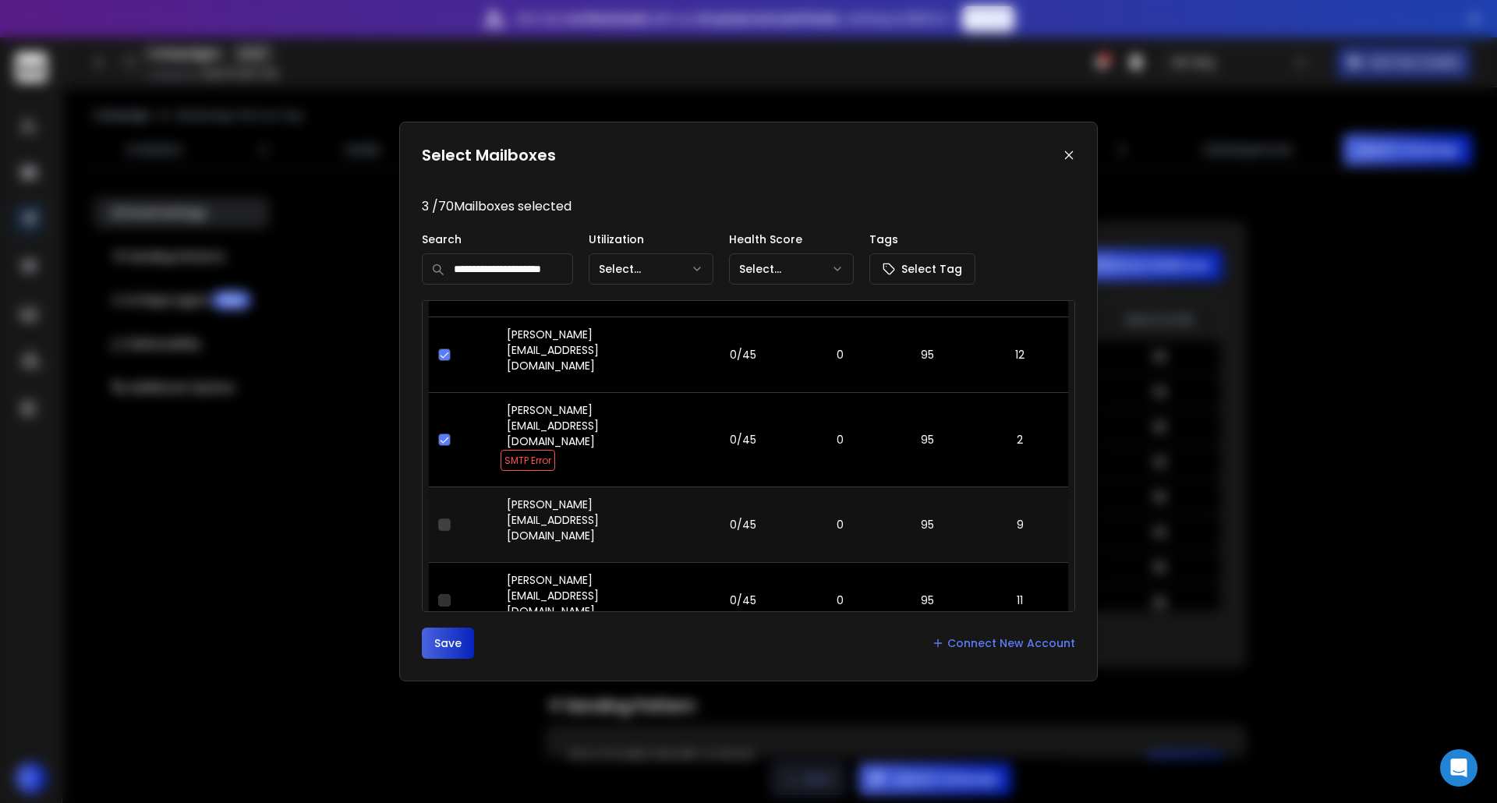
click at [447, 519] on button "button" at bounding box center [444, 525] width 12 height 12
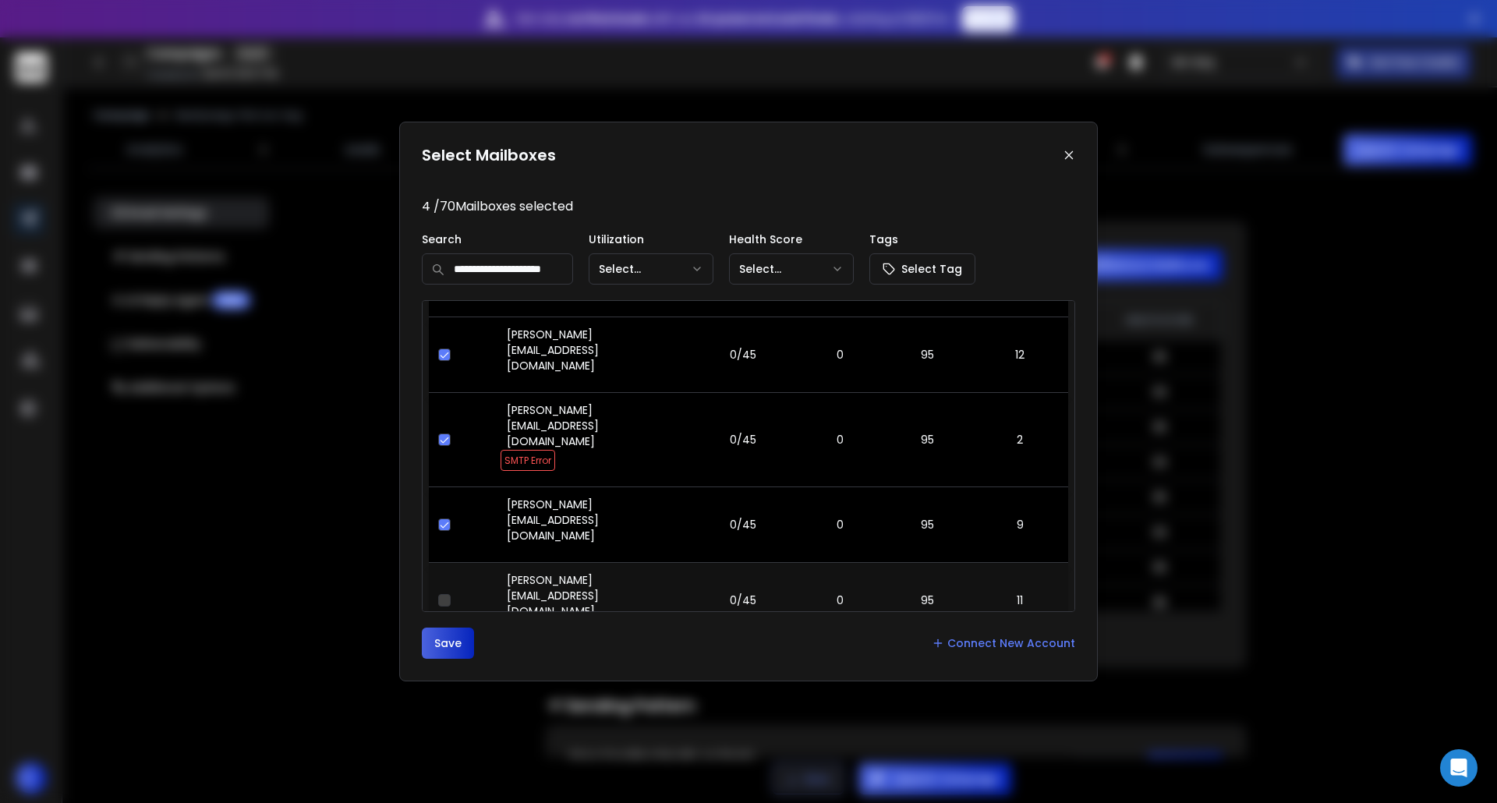
click at [446, 594] on button "button" at bounding box center [444, 600] width 12 height 12
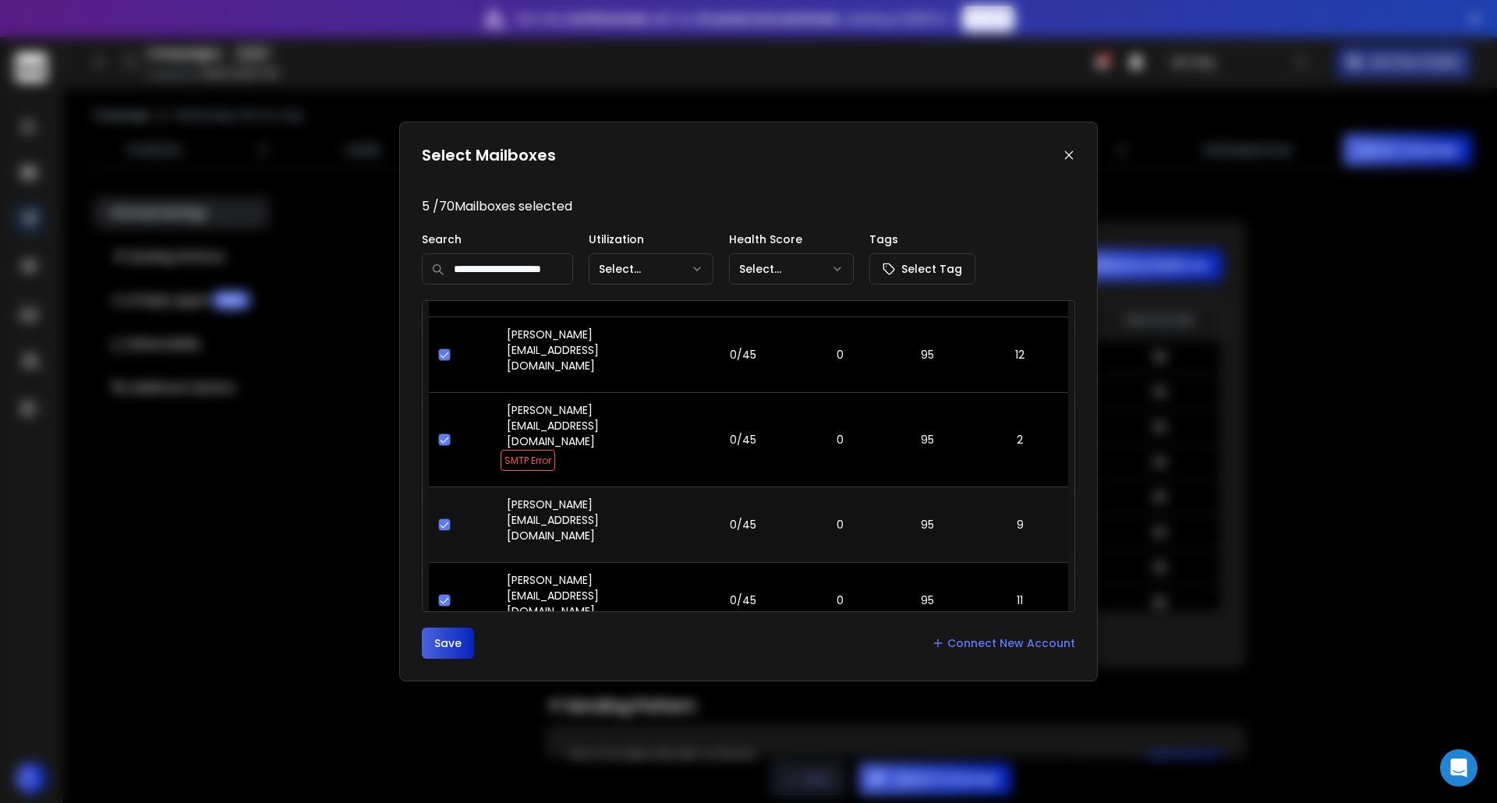
scroll to position [0, 0]
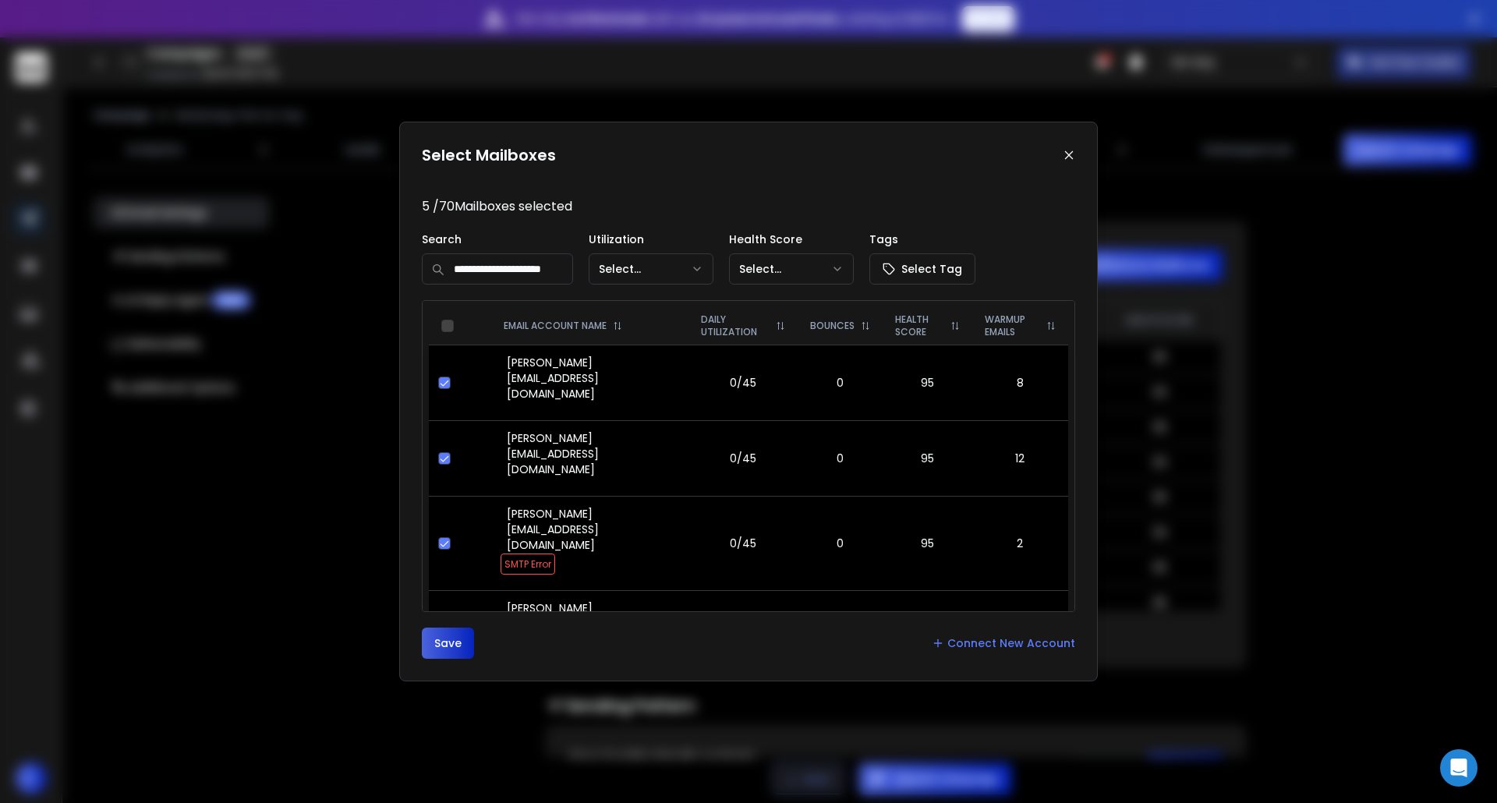
click at [448, 644] on button "Save" at bounding box center [448, 643] width 52 height 31
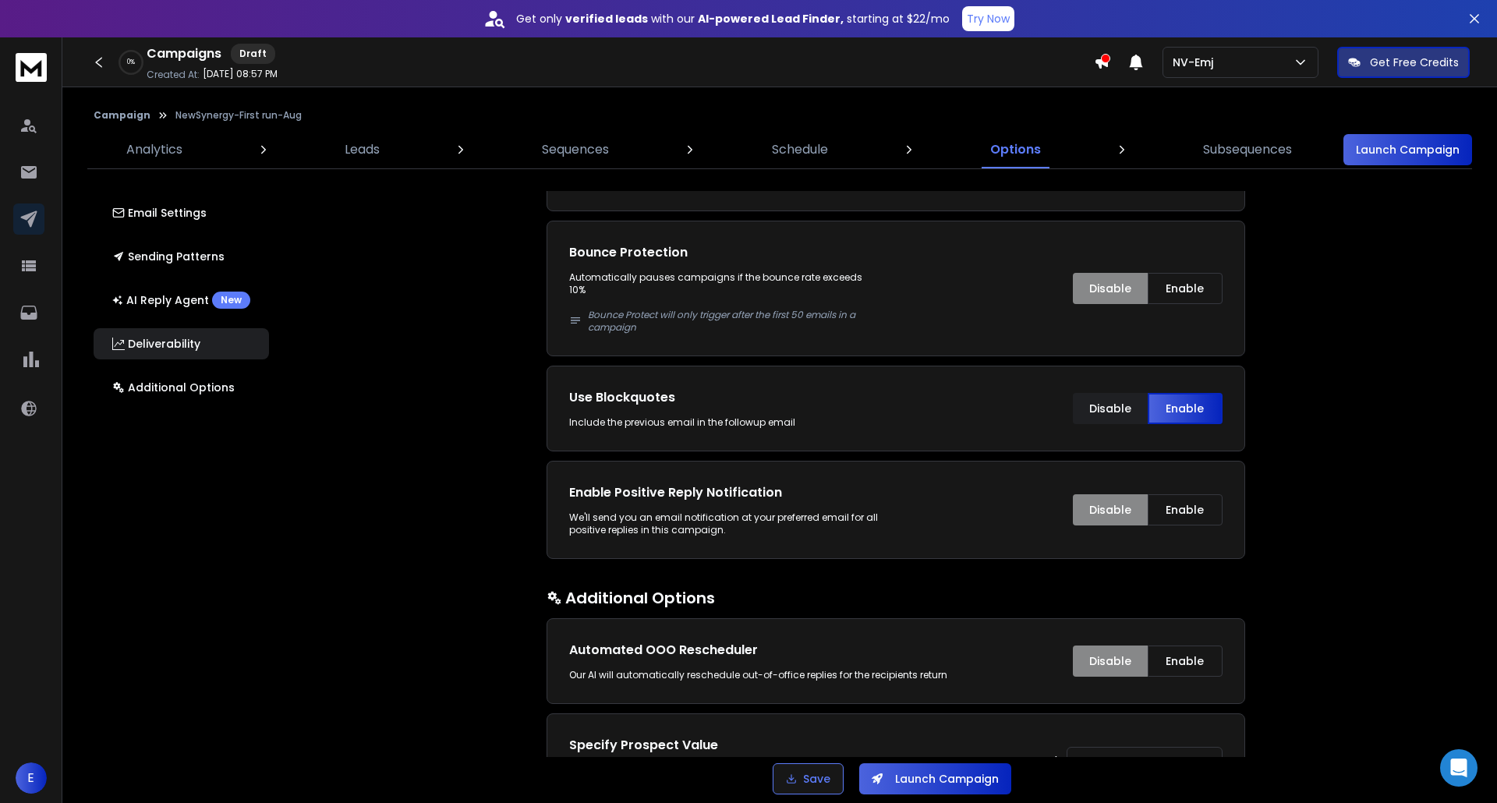
scroll to position [2848, 0]
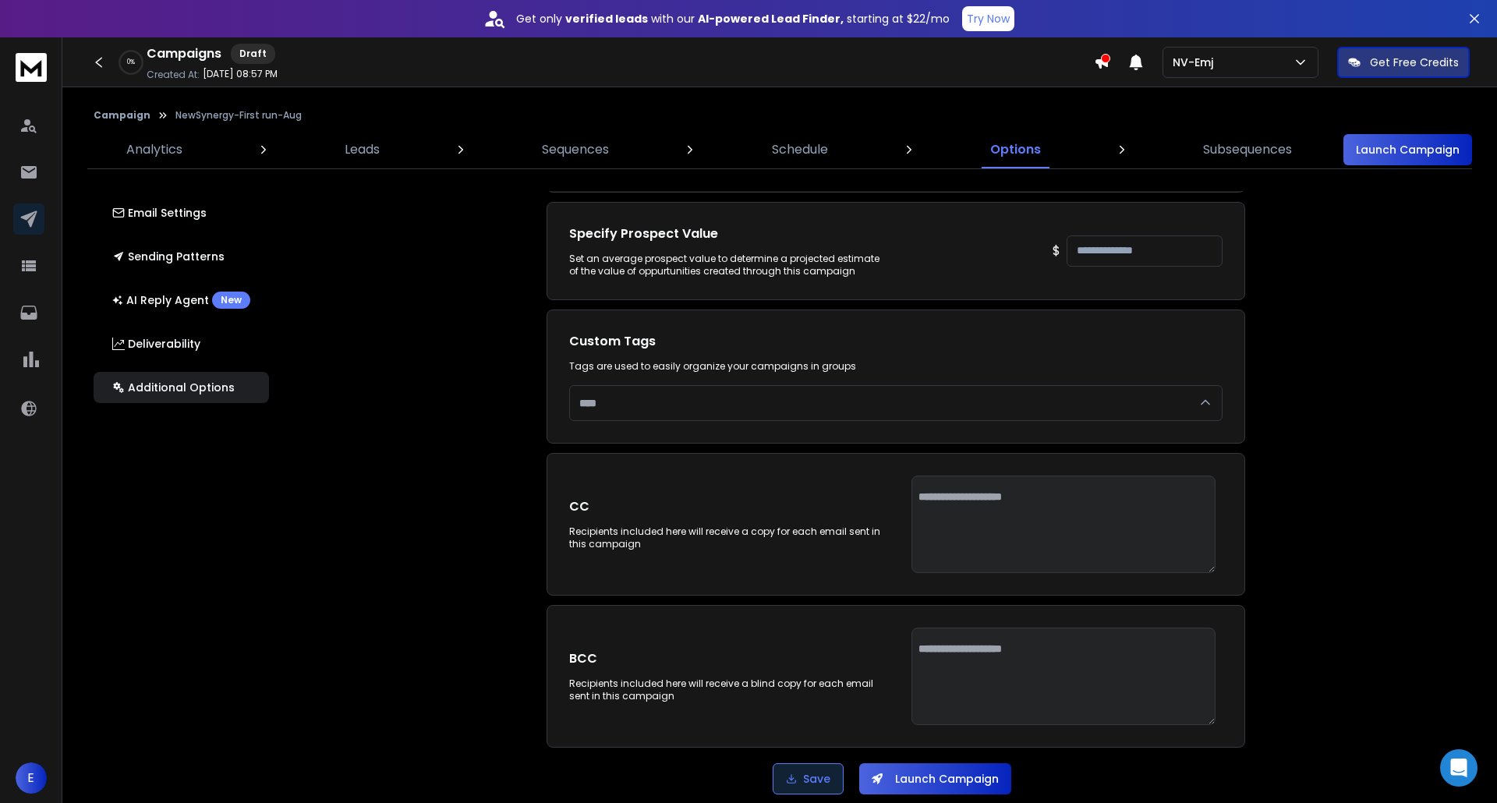
click at [813, 774] on button "Save" at bounding box center [808, 779] width 71 height 31
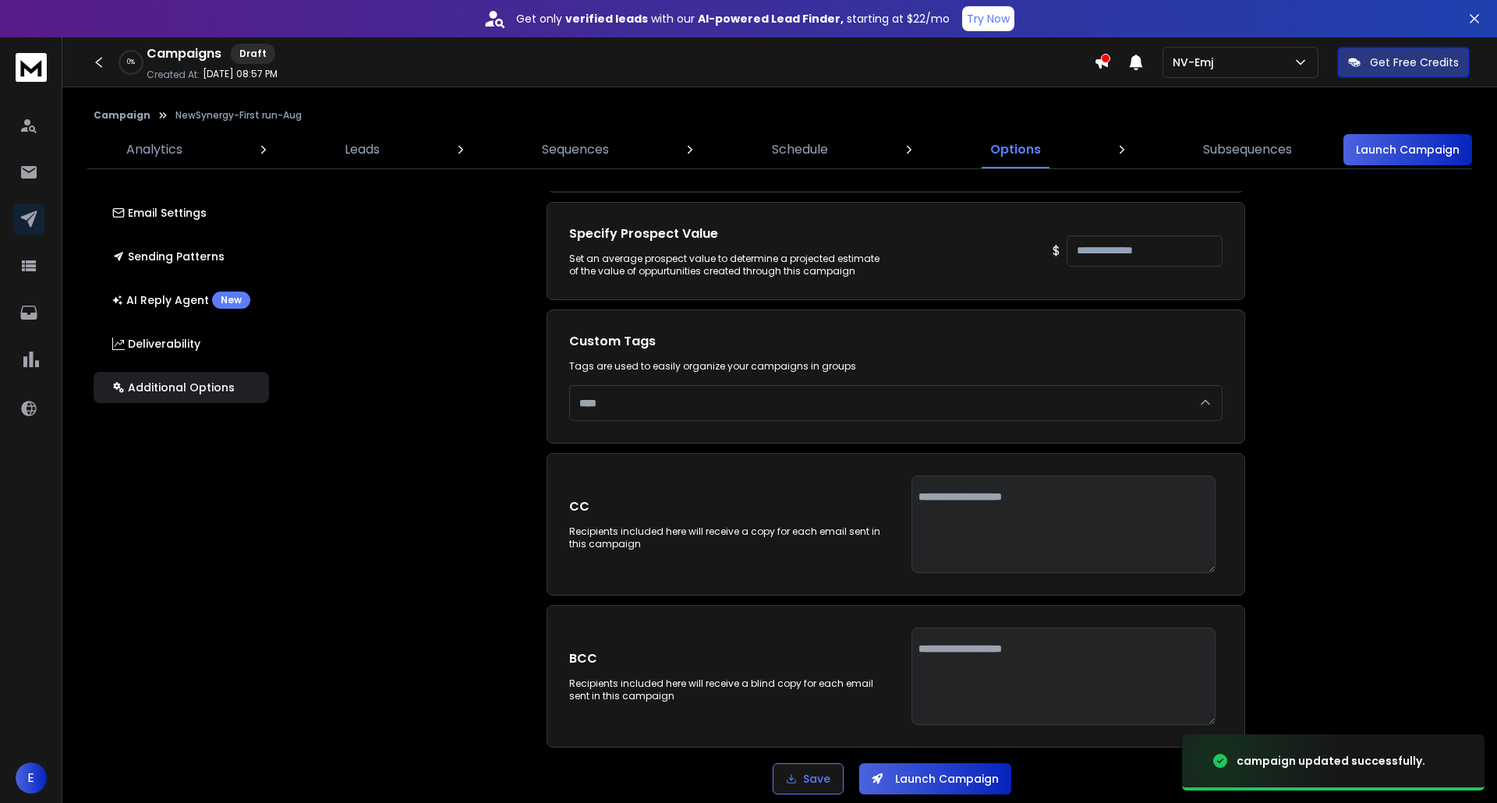
scroll to position [2328, 0]
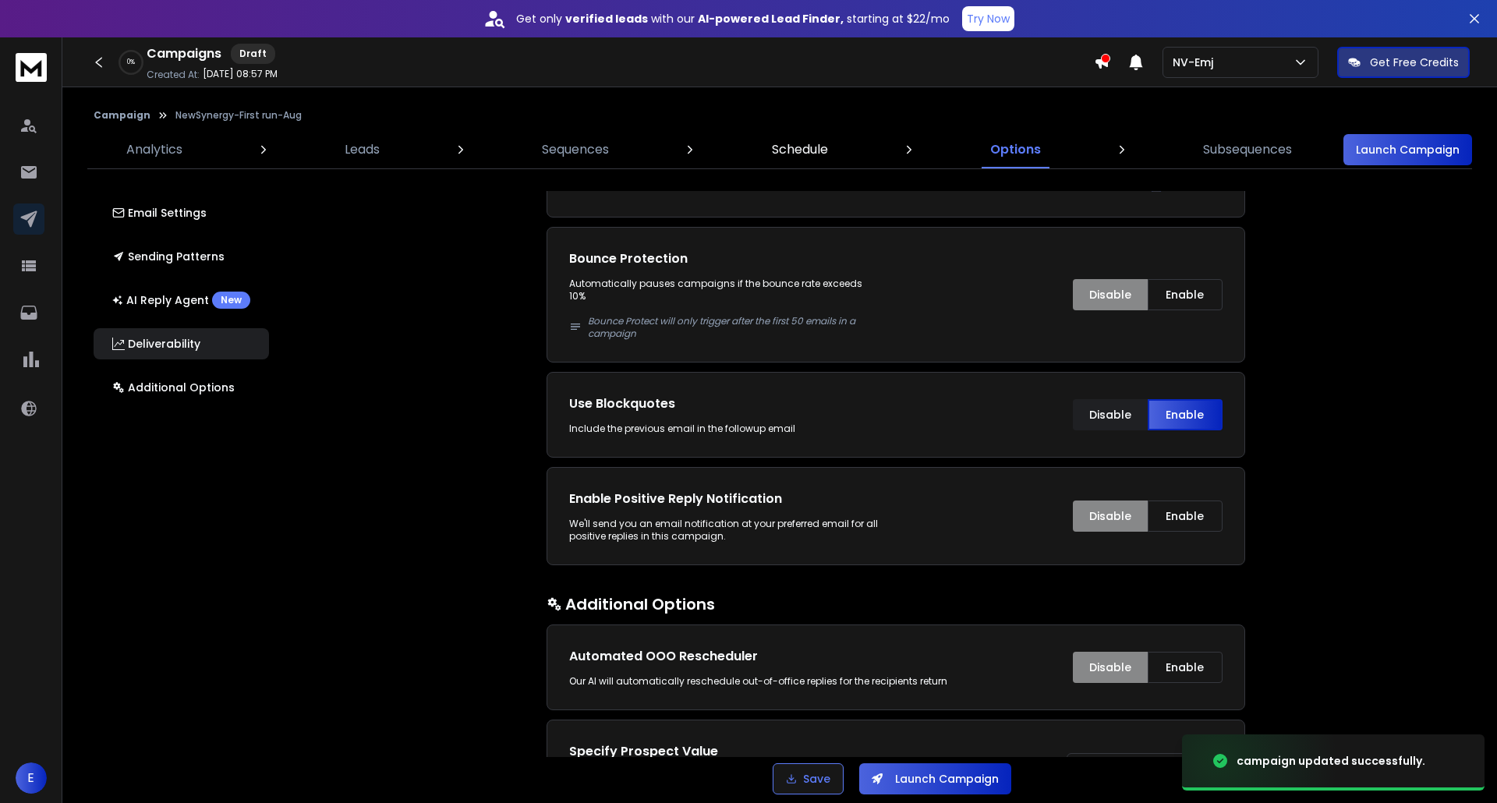
click at [794, 142] on p "Schedule" at bounding box center [800, 149] width 56 height 19
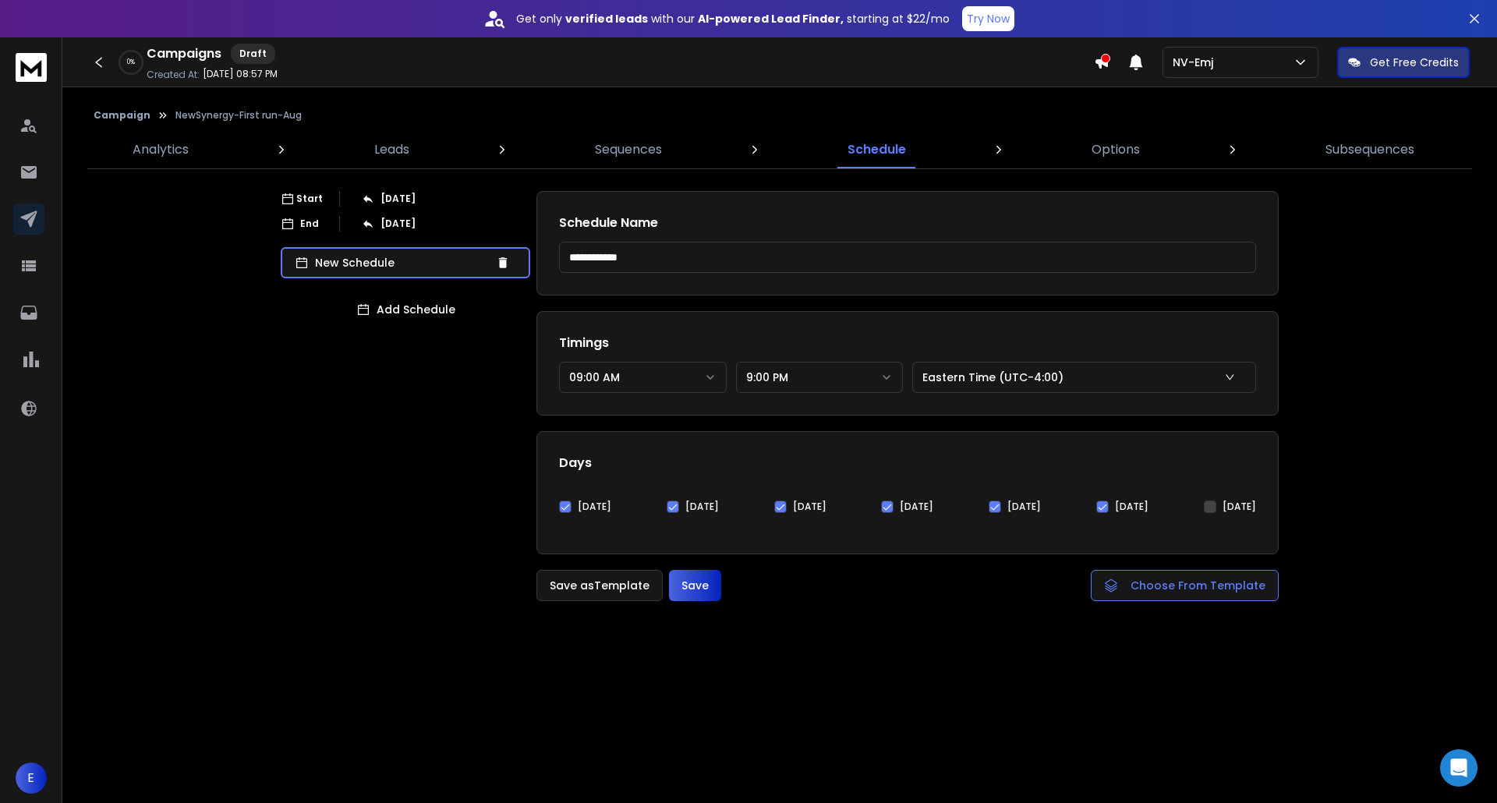
click at [459, 190] on div "**********" at bounding box center [779, 396] width 1385 height 423
click at [434, 191] on div "Start Wed Aug 06 2025" at bounding box center [406, 199] width 250 height 16
click at [416, 197] on p "[DATE]" at bounding box center [398, 199] width 35 height 12
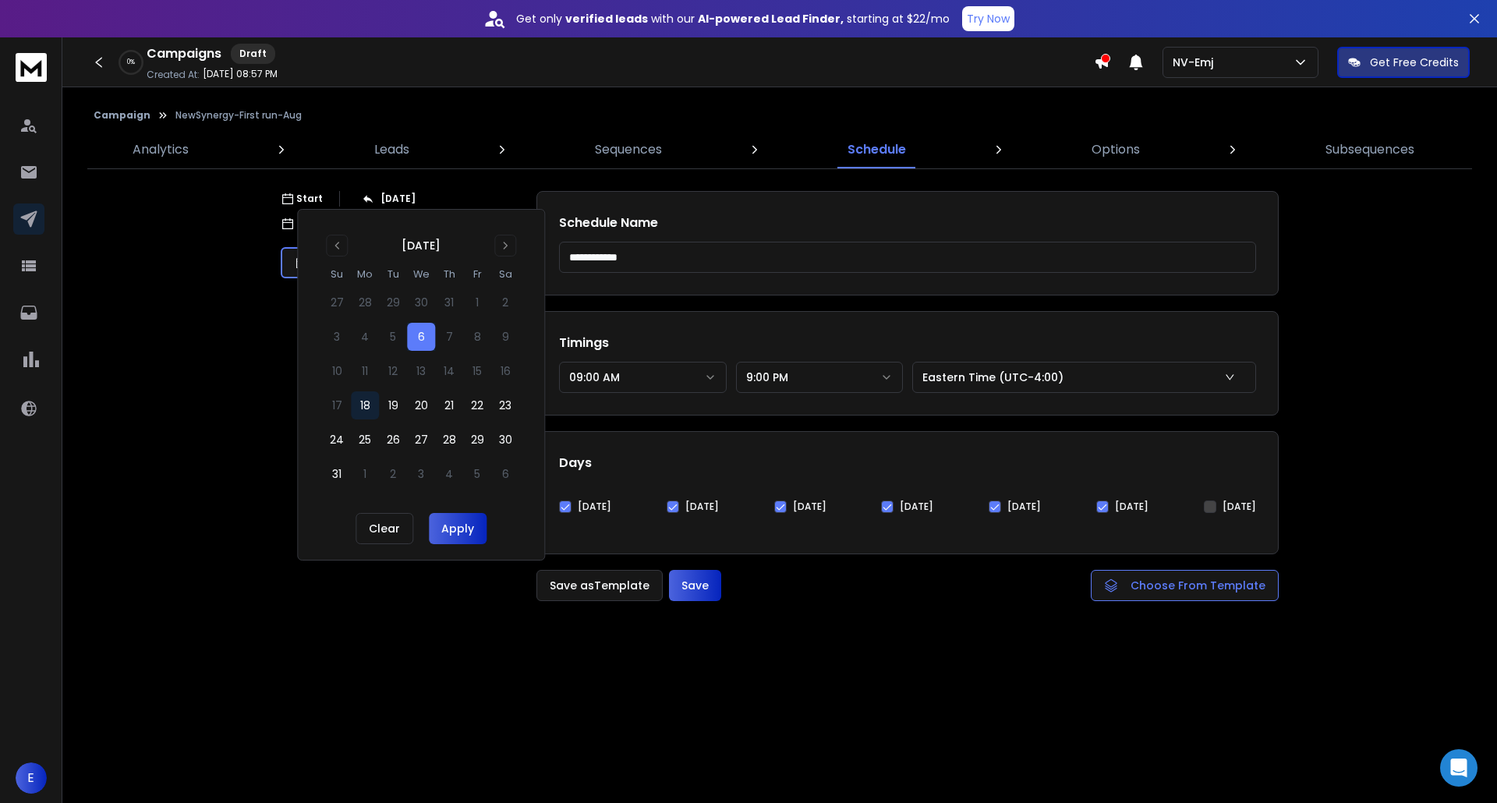
click at [369, 403] on button "18" at bounding box center [365, 406] width 28 height 28
click at [471, 523] on button "Apply" at bounding box center [458, 528] width 58 height 31
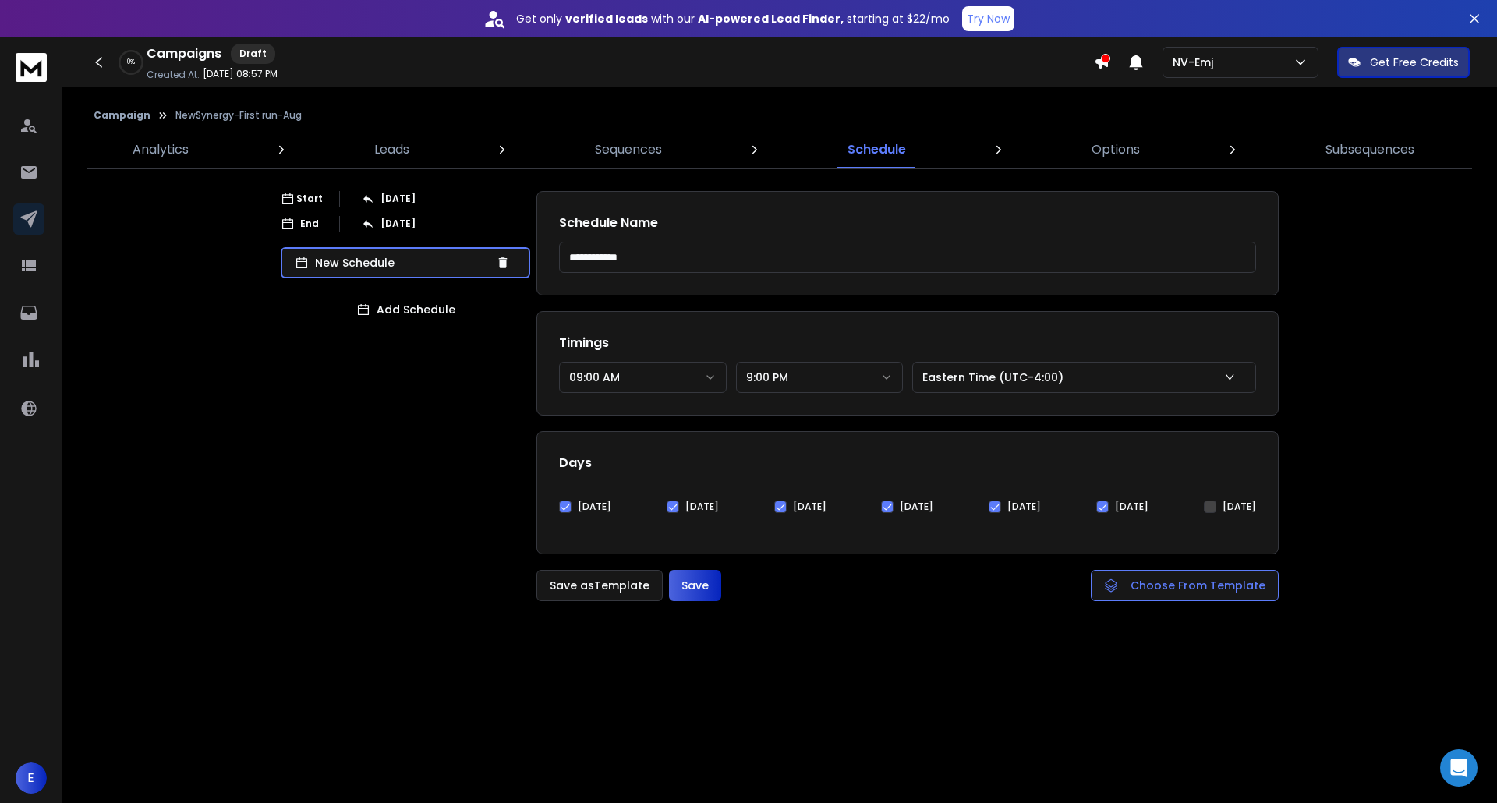
click at [416, 220] on p "[DATE]" at bounding box center [398, 224] width 35 height 12
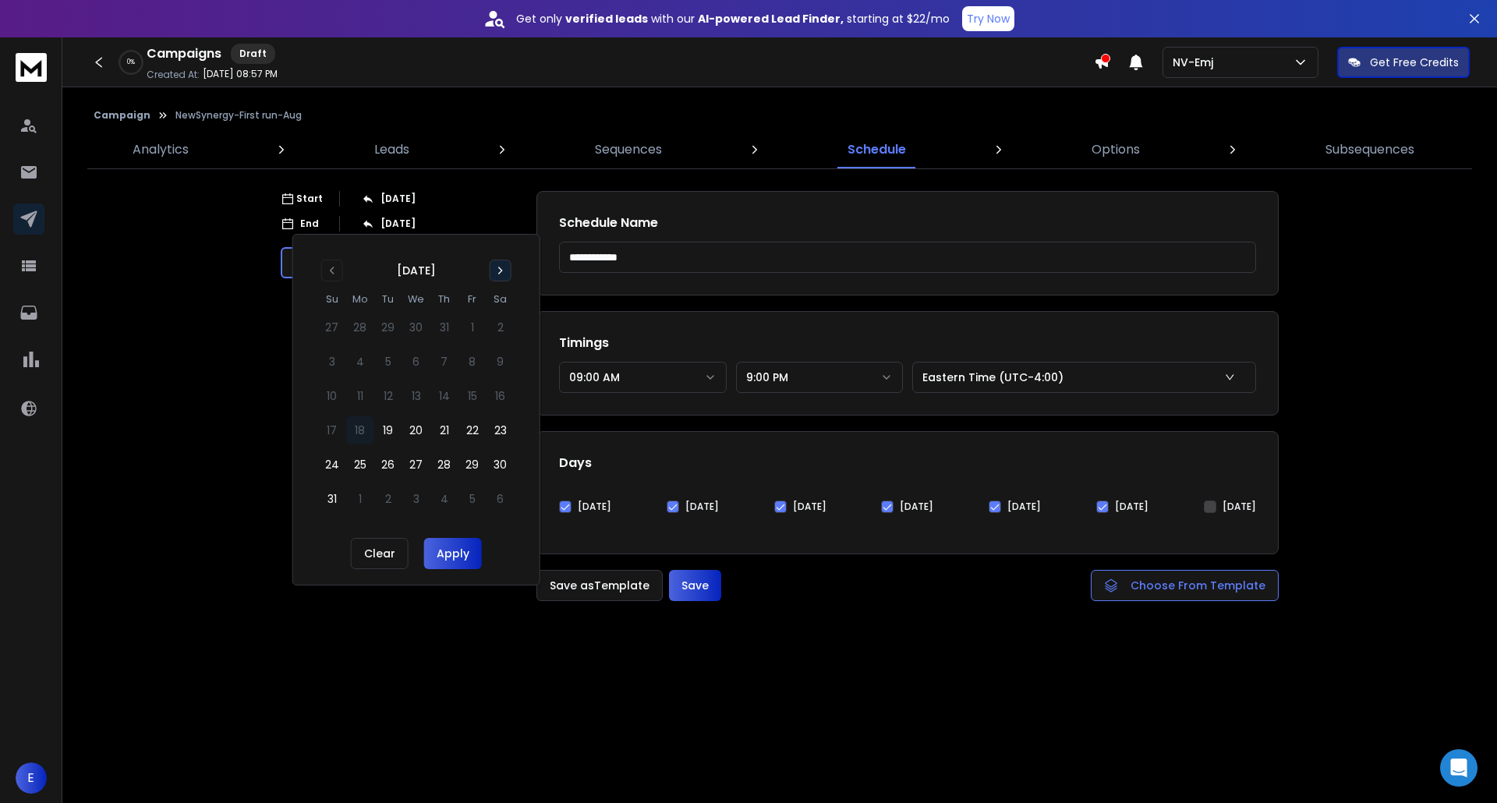
click at [494, 276] on icon "Go to next month" at bounding box center [500, 270] width 12 height 12
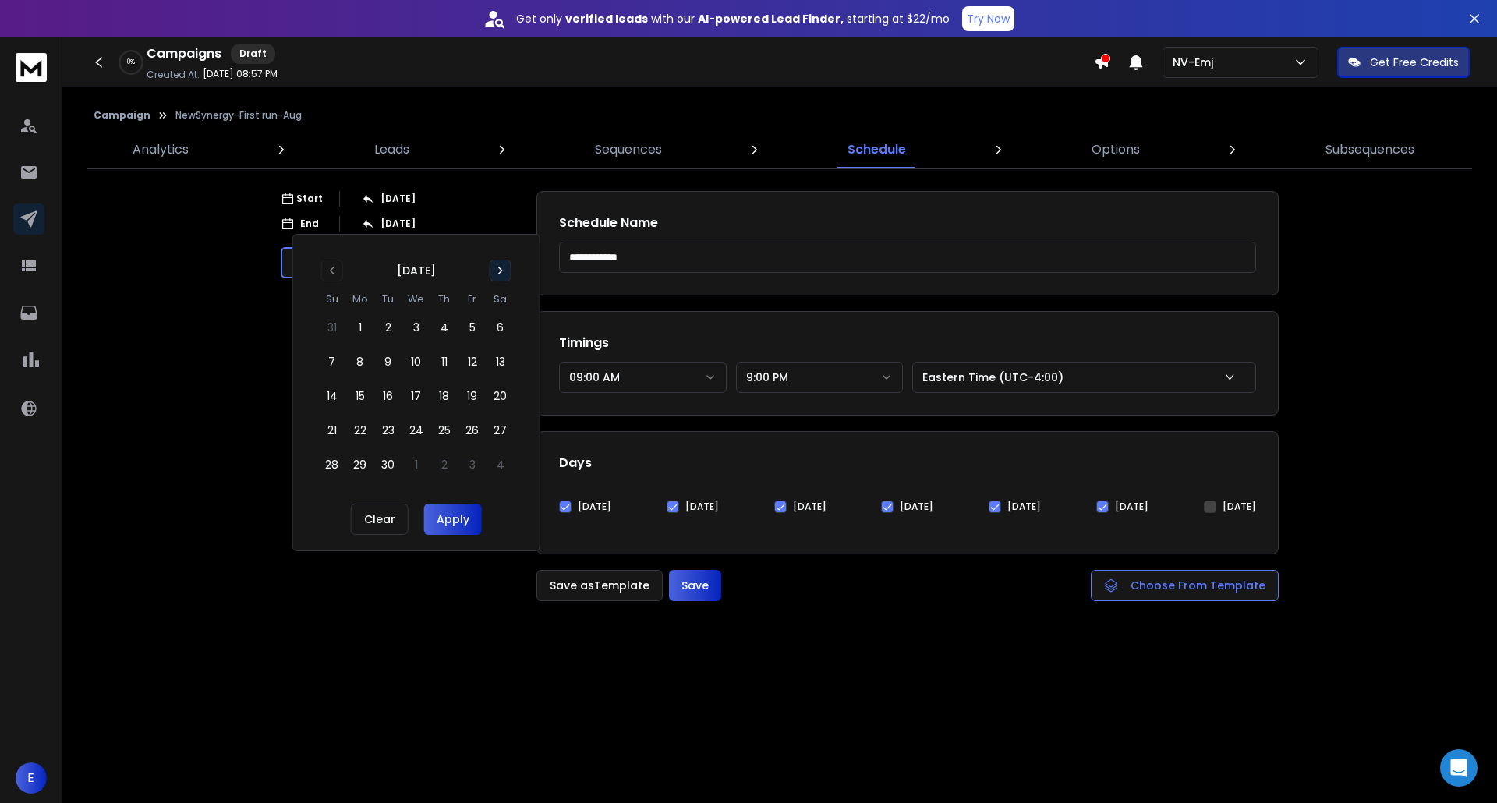
click at [494, 276] on icon "Go to next month" at bounding box center [500, 270] width 12 height 12
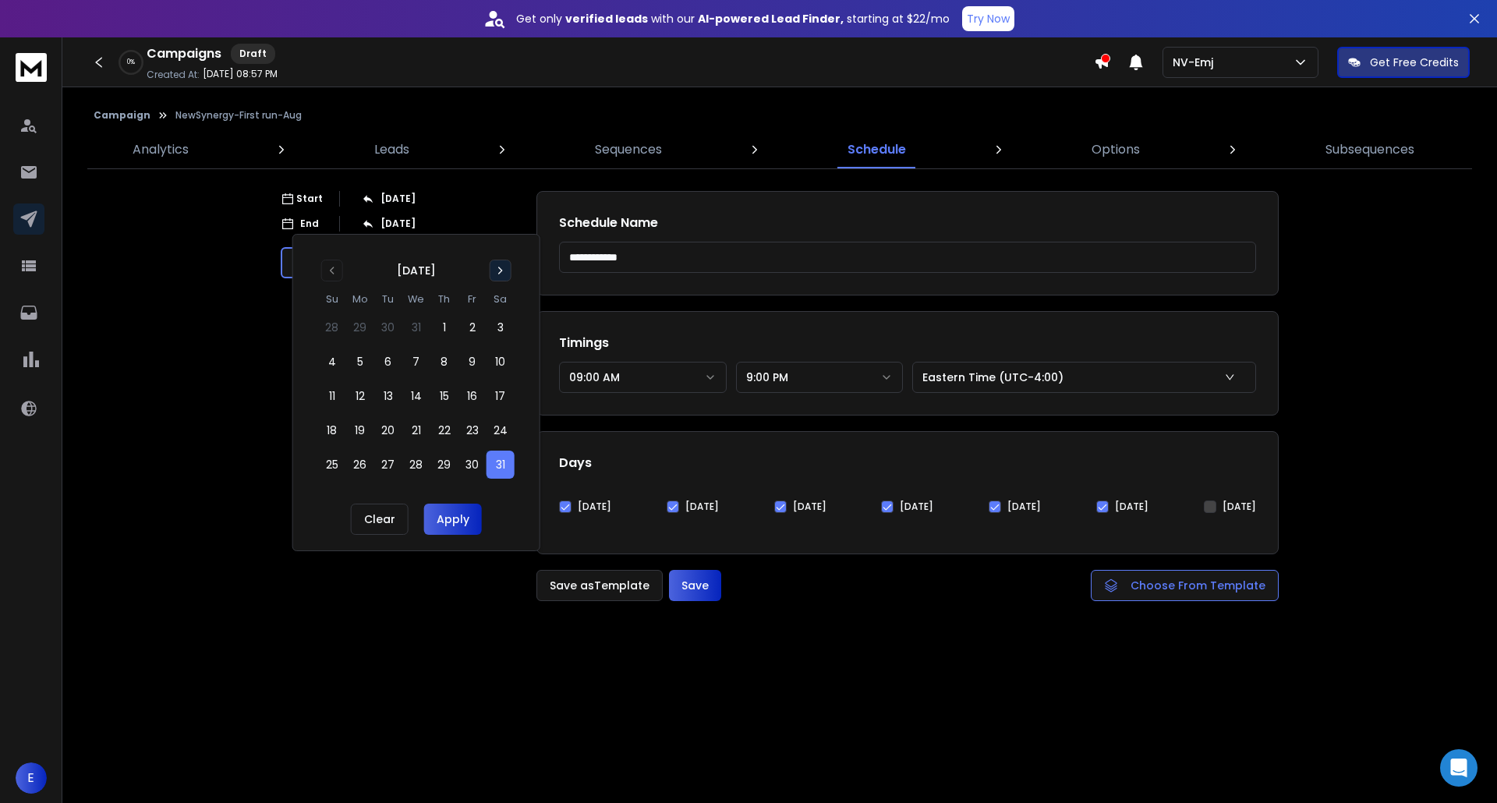
click at [494, 276] on icon "Go to next month" at bounding box center [500, 270] width 12 height 12
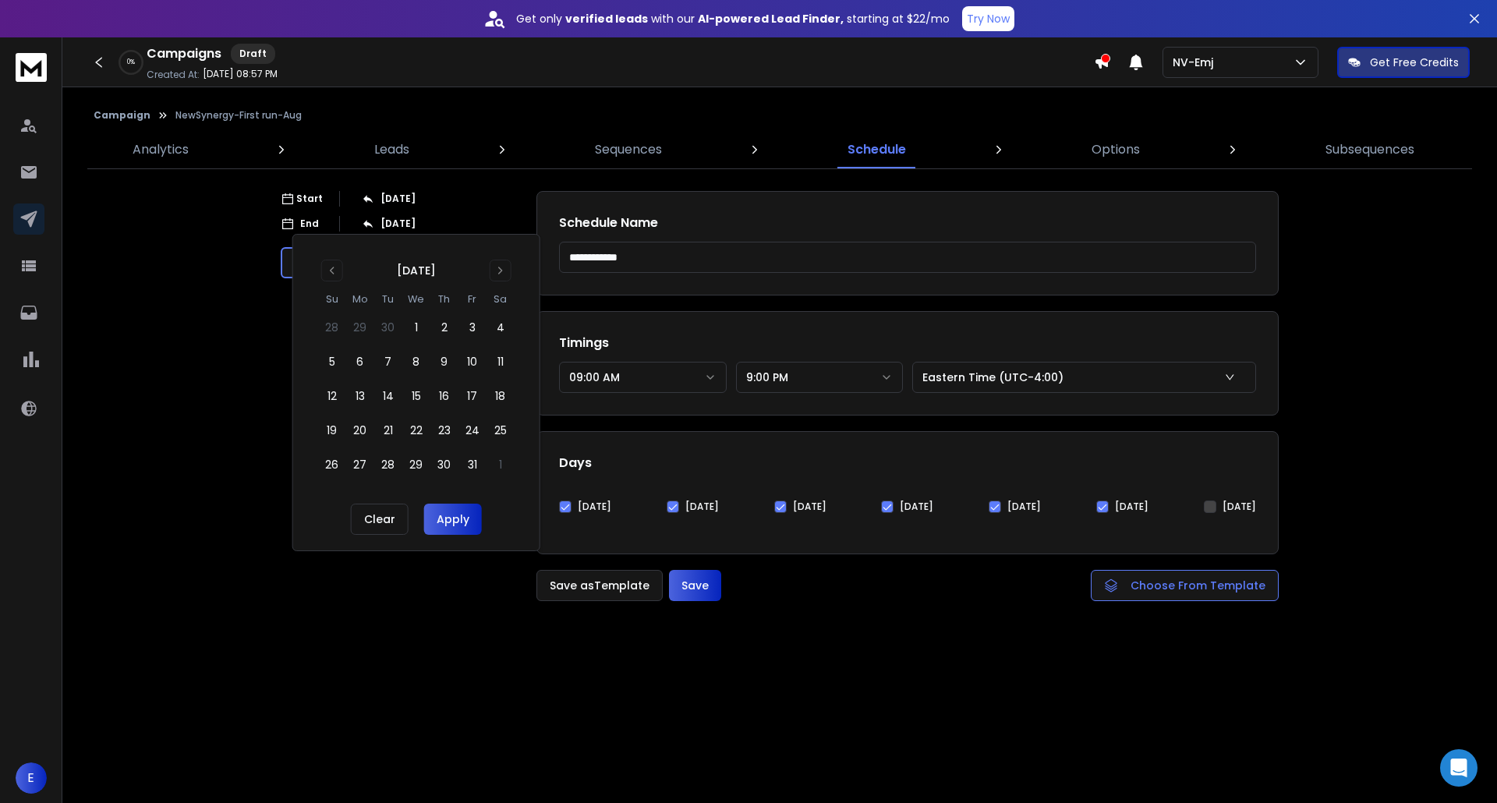
click at [320, 281] on div "July 2026 Su Mo Tu We Th Fr Sa 28 29 30 1 2 3 4 5 6 7 8 9 10 11 12 13 14 15 16 …" at bounding box center [416, 369] width 197 height 219
click at [331, 273] on icon "Go to previous month" at bounding box center [332, 270] width 12 height 12
click at [332, 273] on icon "Go to previous month" at bounding box center [332, 271] width 3 height 6
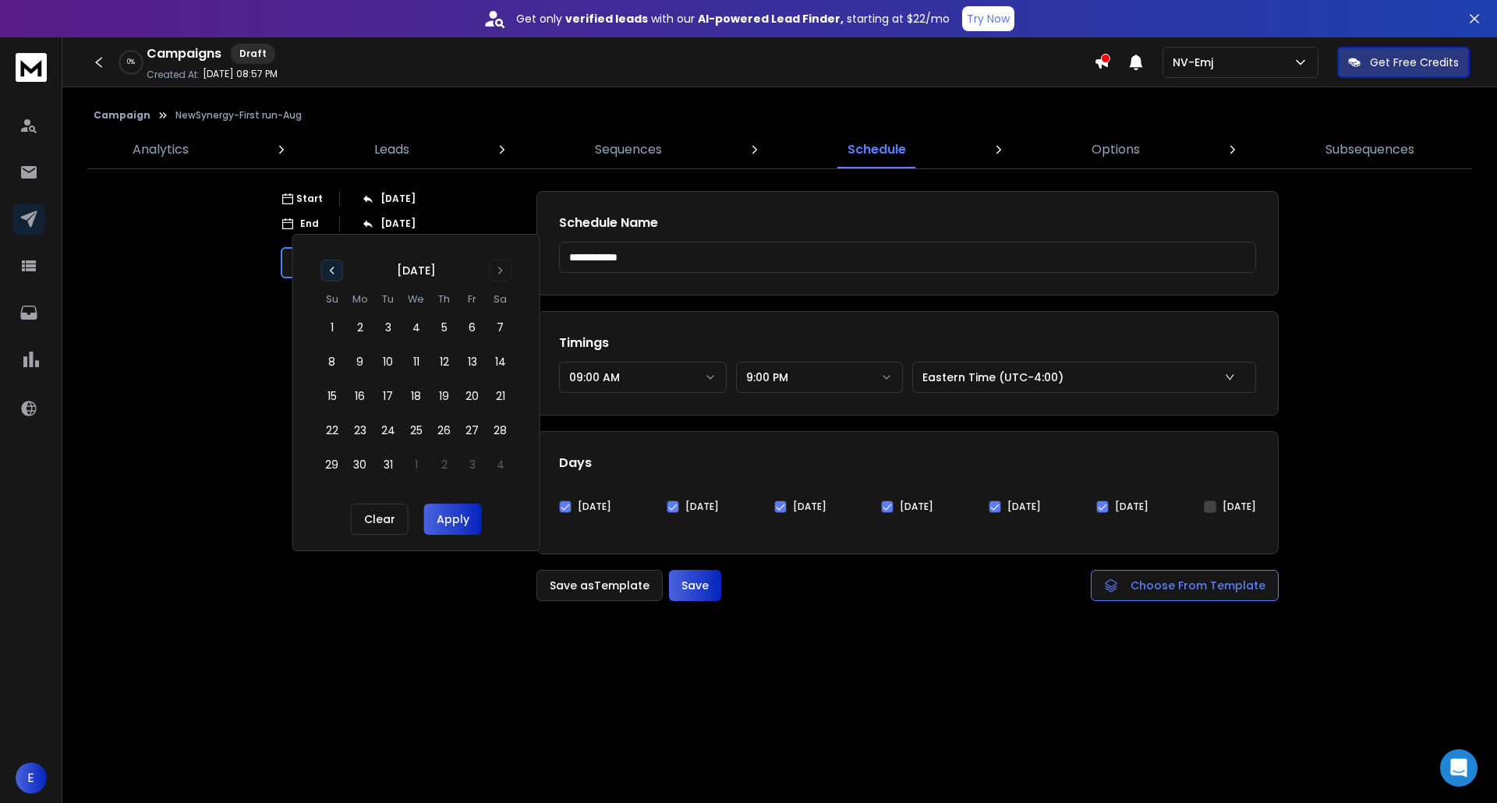
click at [332, 273] on icon "Go to previous month" at bounding box center [332, 271] width 3 height 6
click at [503, 264] on icon "Go to next month" at bounding box center [500, 270] width 12 height 12
click at [504, 426] on button "28" at bounding box center [501, 430] width 28 height 28
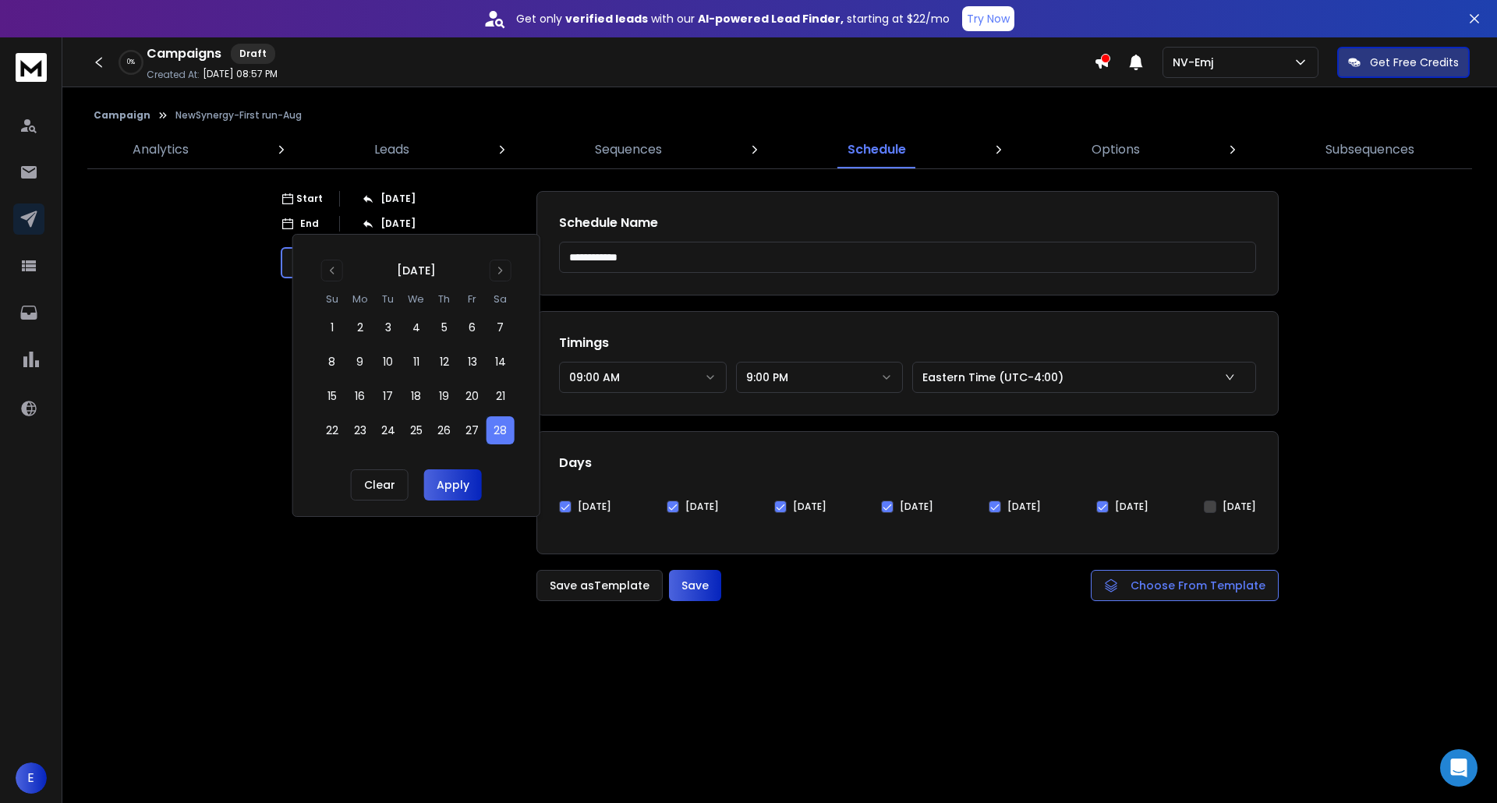
click at [462, 484] on button "Apply" at bounding box center [453, 484] width 58 height 31
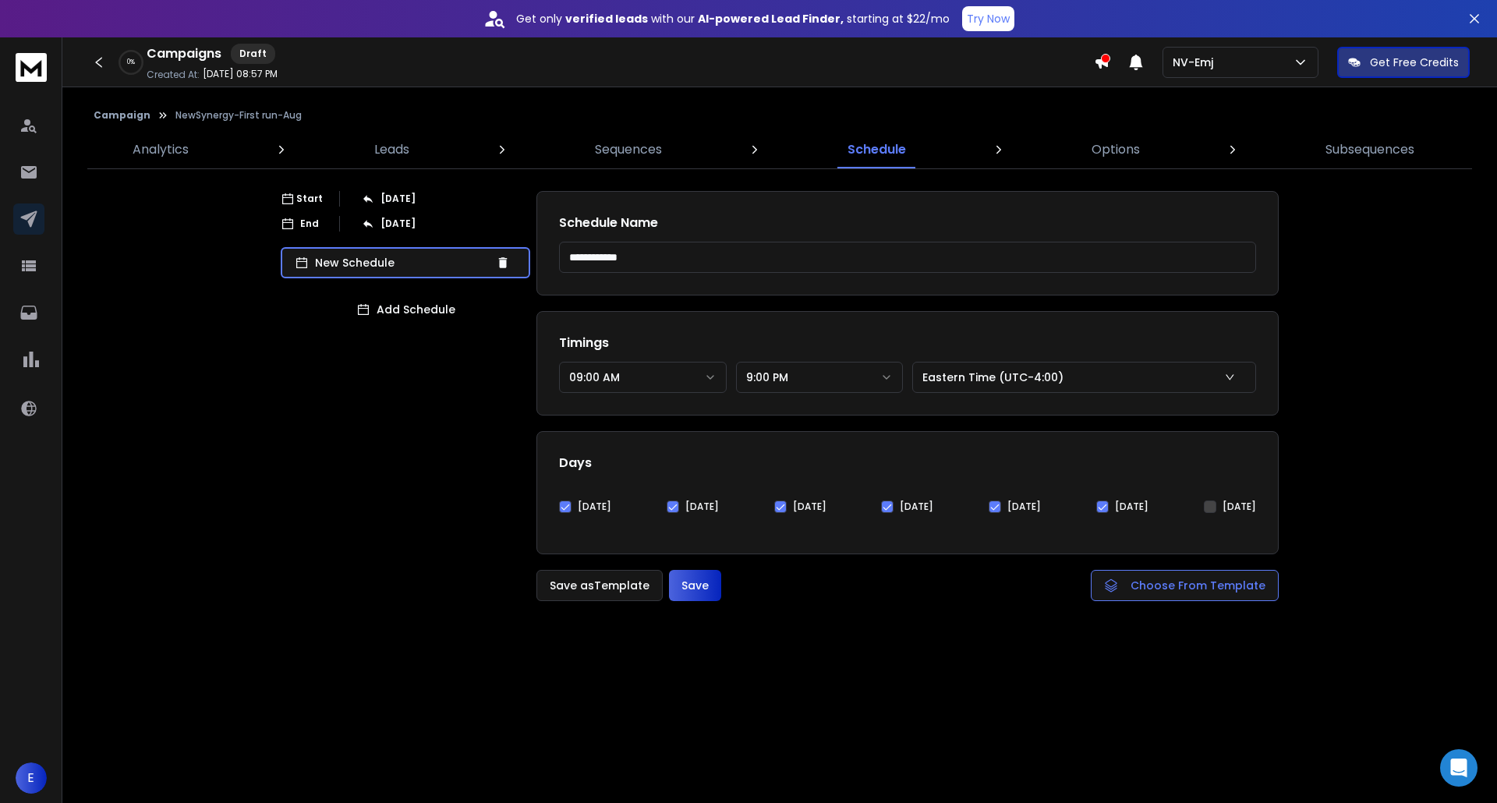
click at [462, 484] on div "**********" at bounding box center [780, 396] width 998 height 410
click at [697, 591] on button "Save" at bounding box center [695, 585] width 52 height 31
click at [391, 142] on p "Leads" at bounding box center [391, 149] width 35 height 19
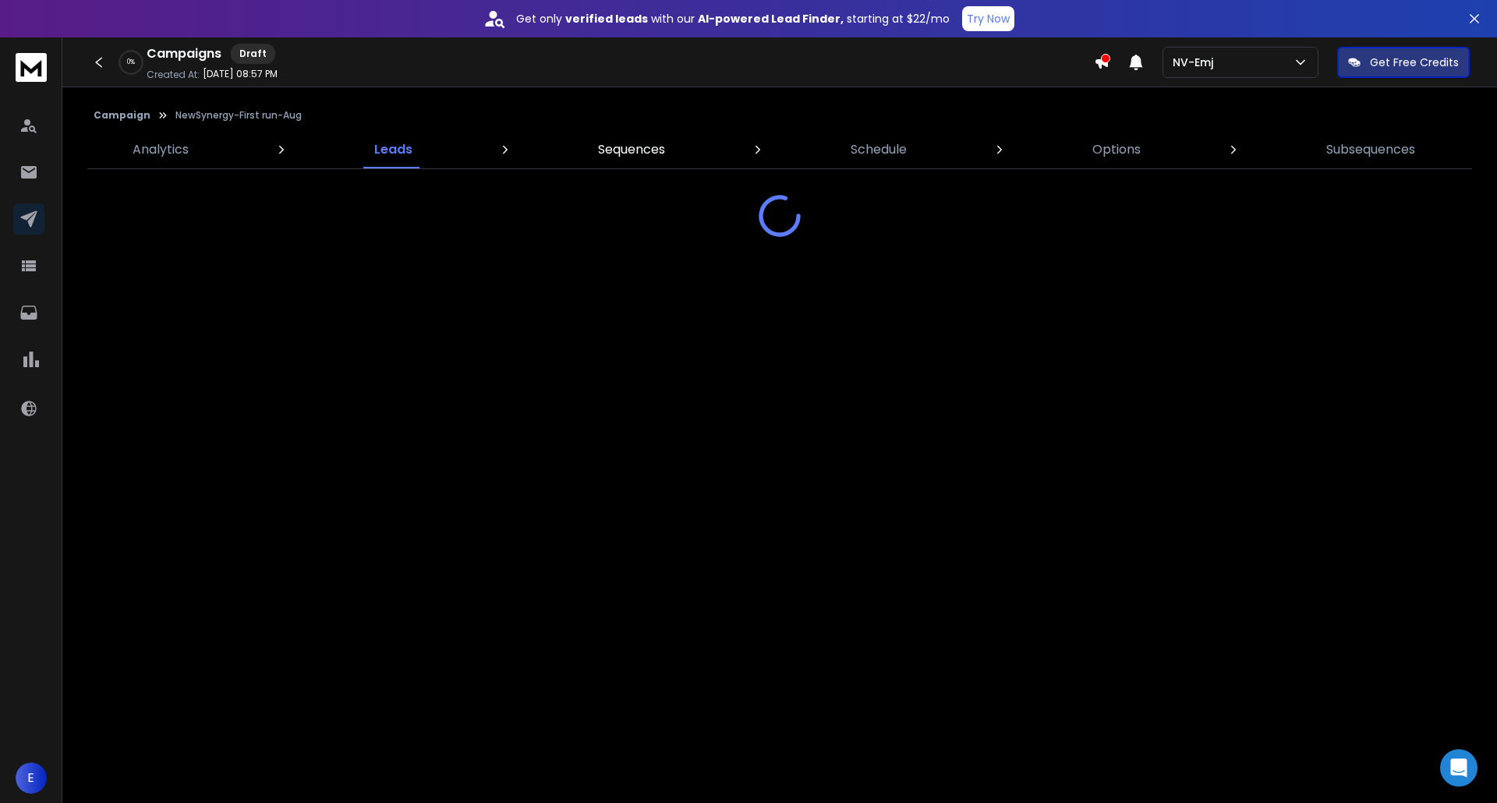
click at [602, 147] on p "Sequences" at bounding box center [631, 149] width 67 height 19
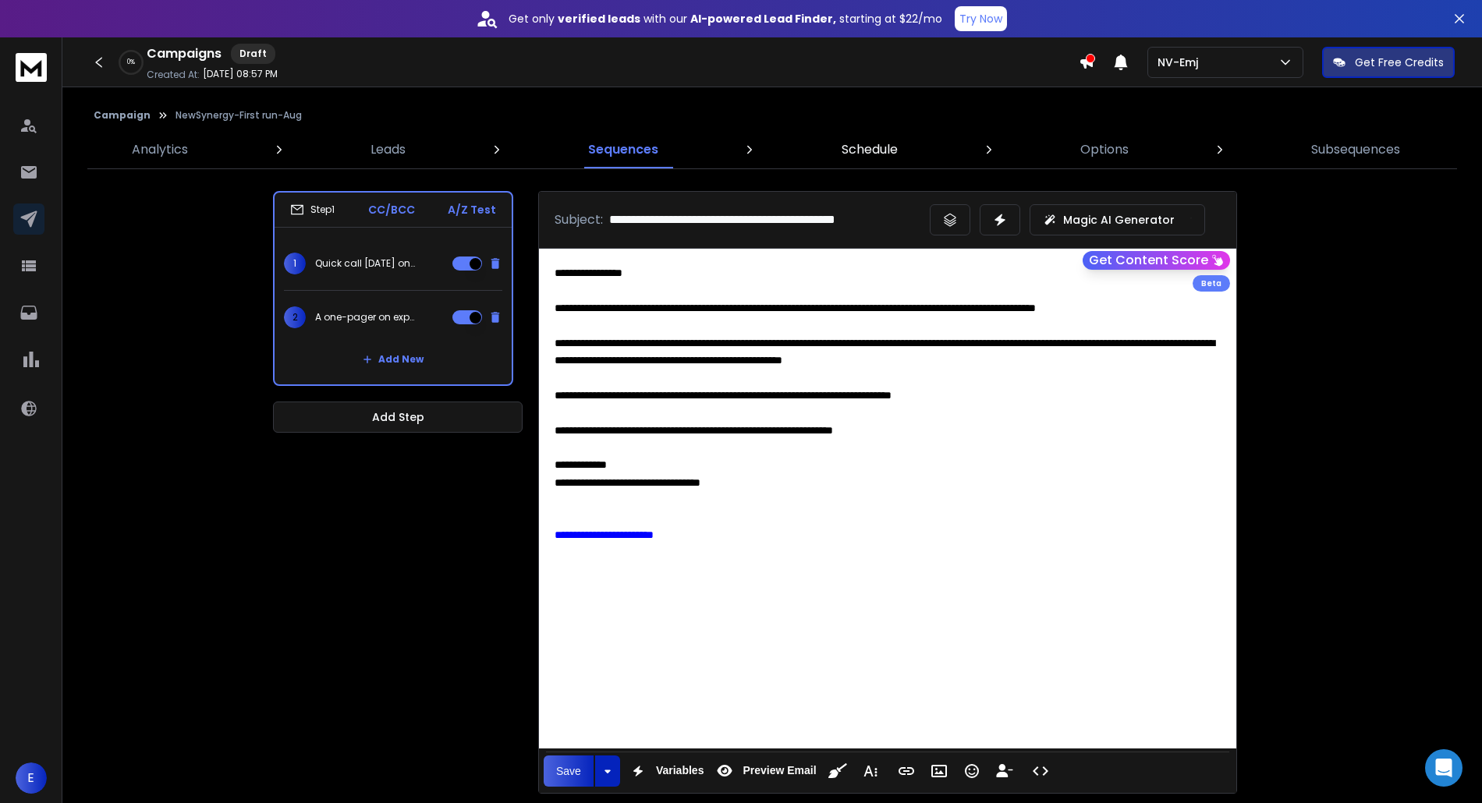
click at [843, 151] on p "Schedule" at bounding box center [870, 149] width 56 height 19
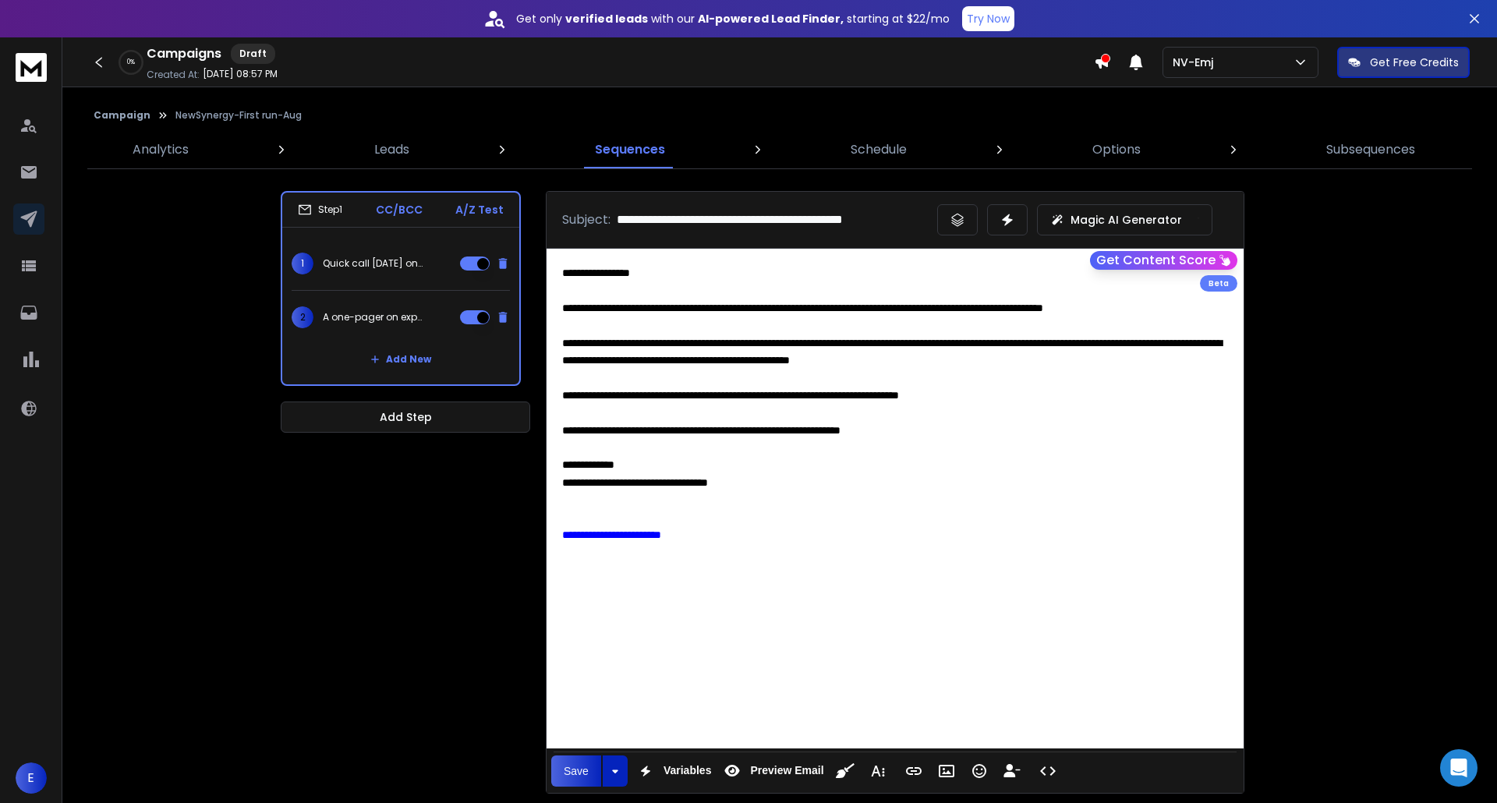
click at [609, 151] on p "Sequences" at bounding box center [630, 149] width 70 height 19
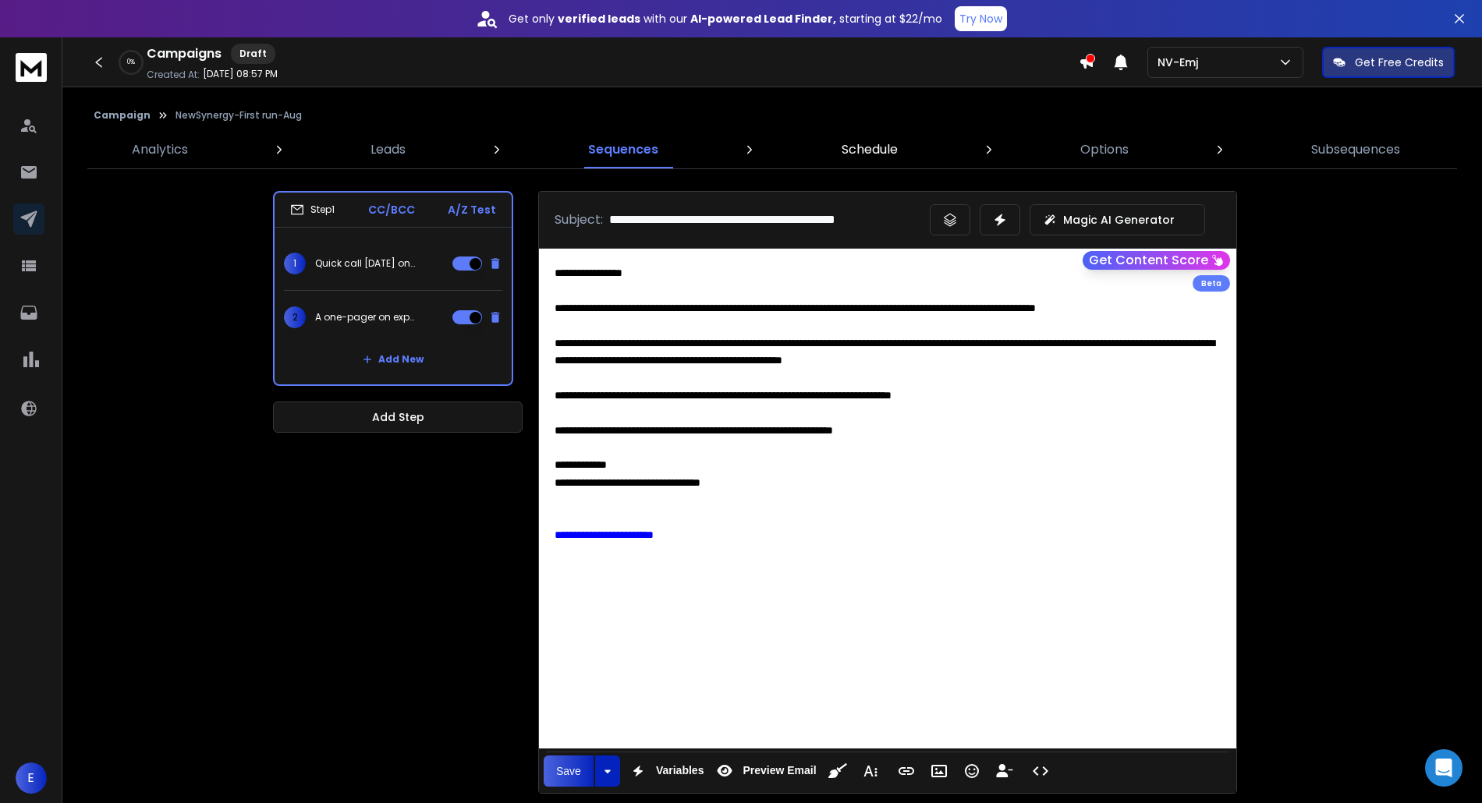
click at [863, 151] on p "Schedule" at bounding box center [870, 149] width 56 height 19
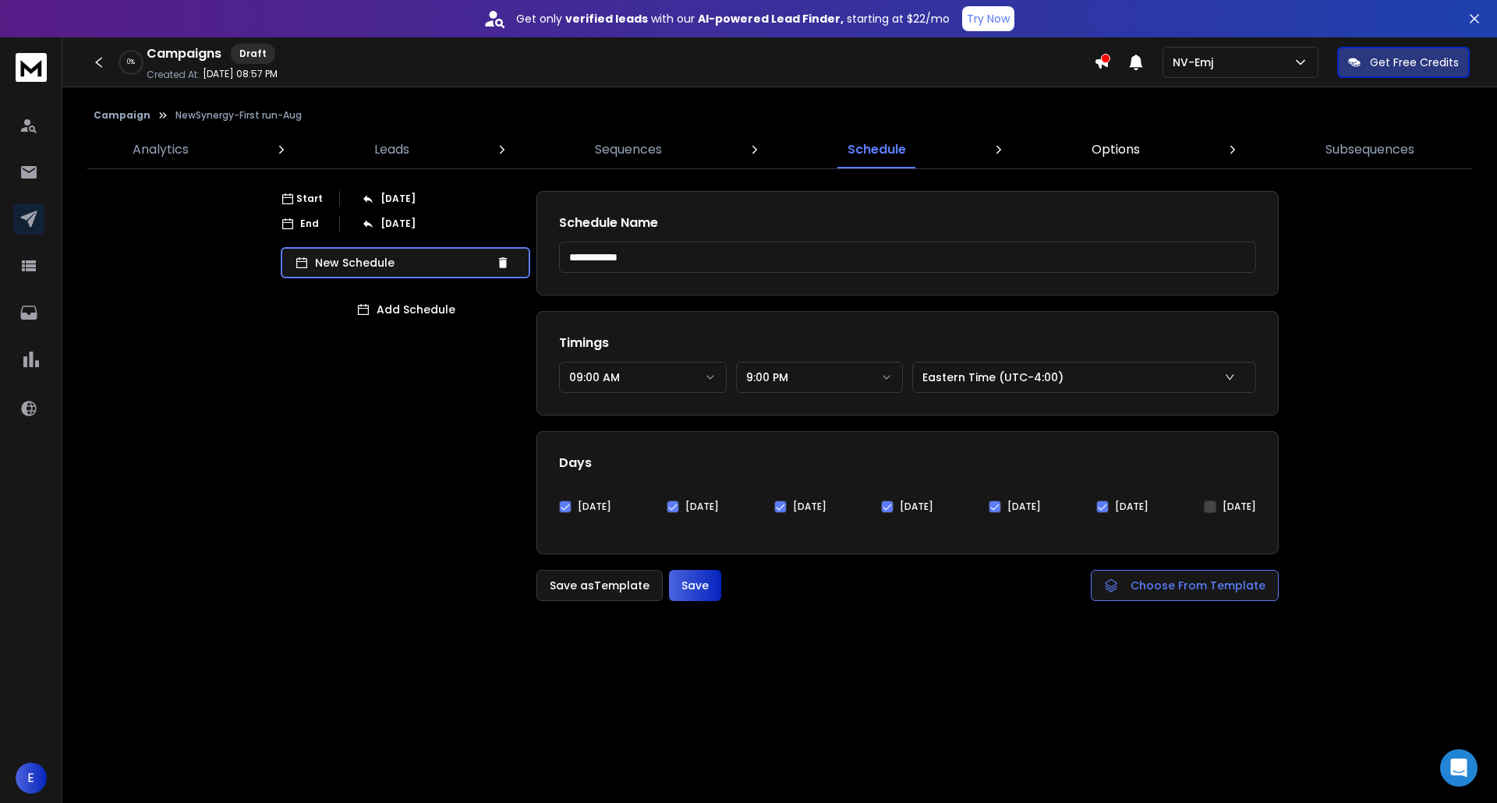
click at [1121, 154] on p "Options" at bounding box center [1116, 149] width 48 height 19
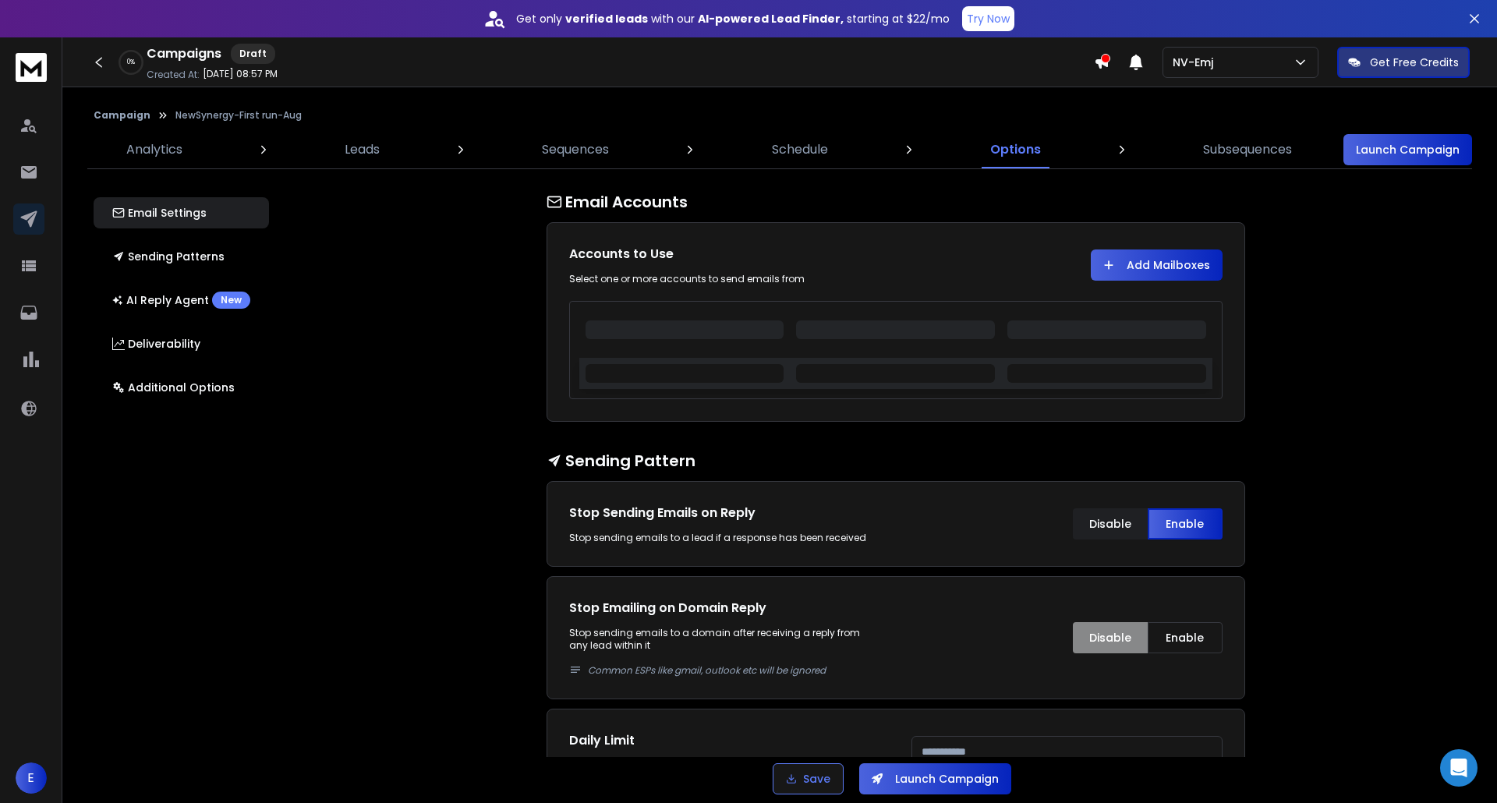
click at [1418, 153] on button "Launch Campaign" at bounding box center [1408, 149] width 129 height 31
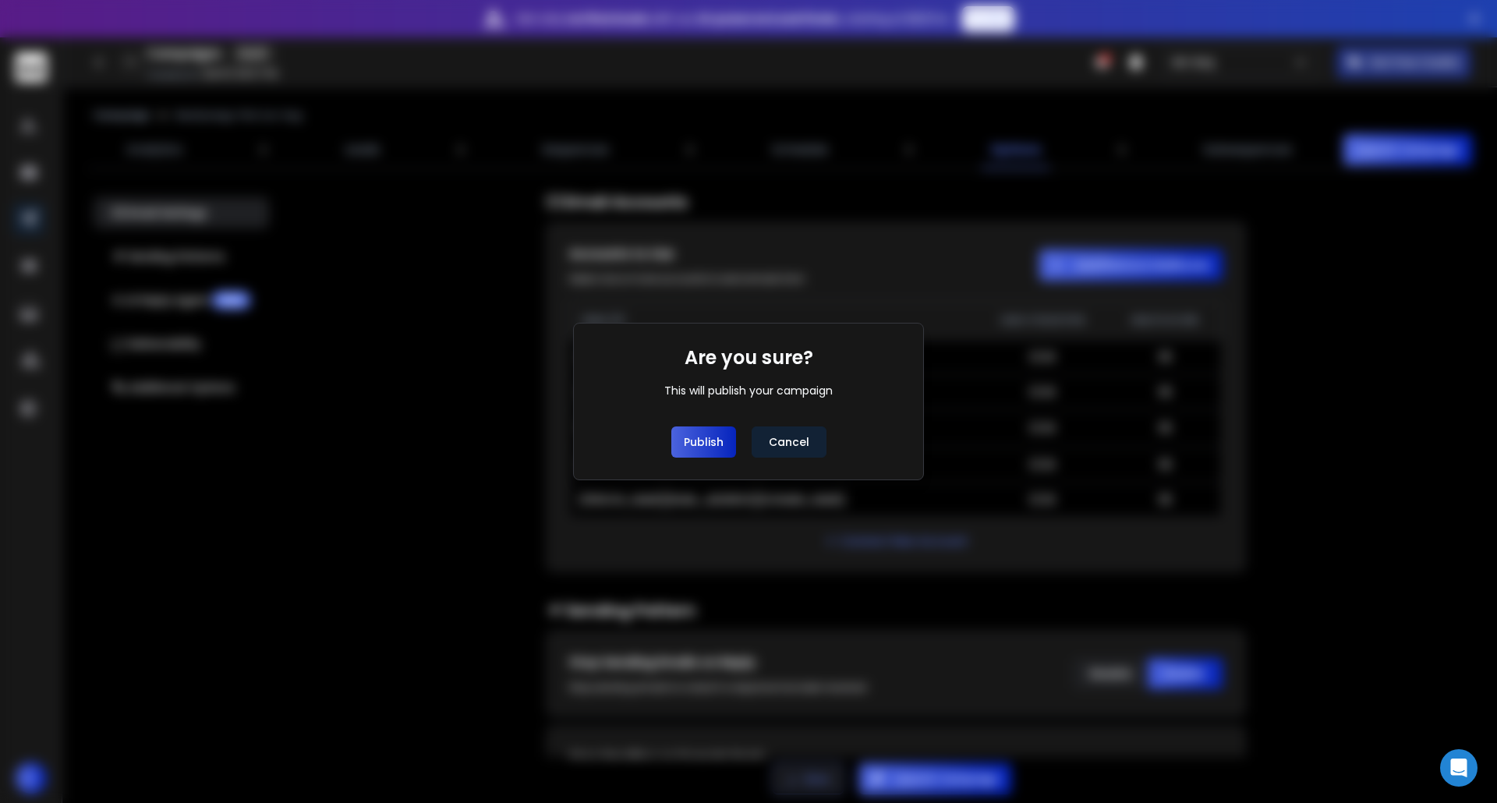
click at [703, 441] on button "Publish" at bounding box center [703, 442] width 65 height 31
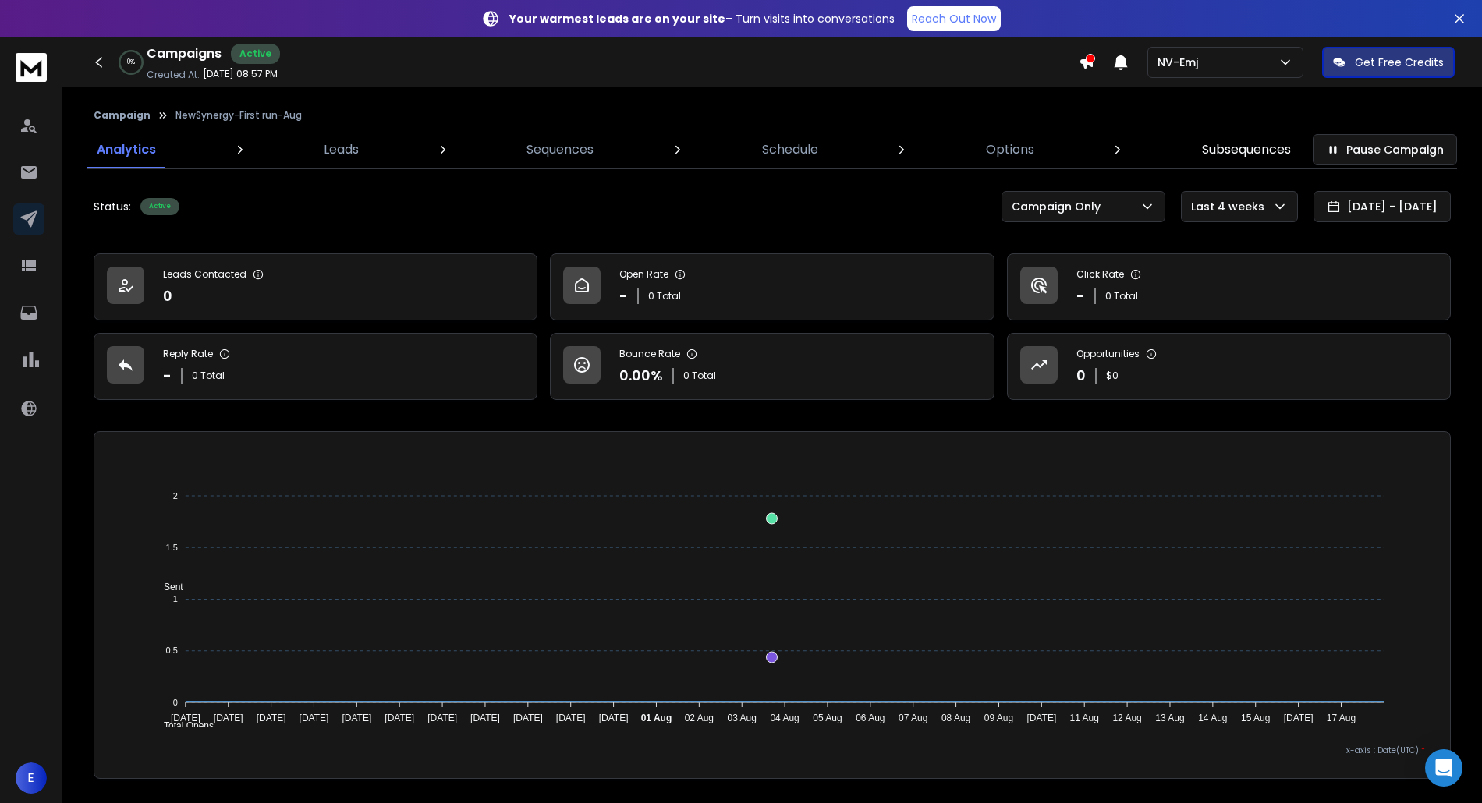
click at [1223, 147] on p "Subsequences" at bounding box center [1246, 149] width 89 height 19
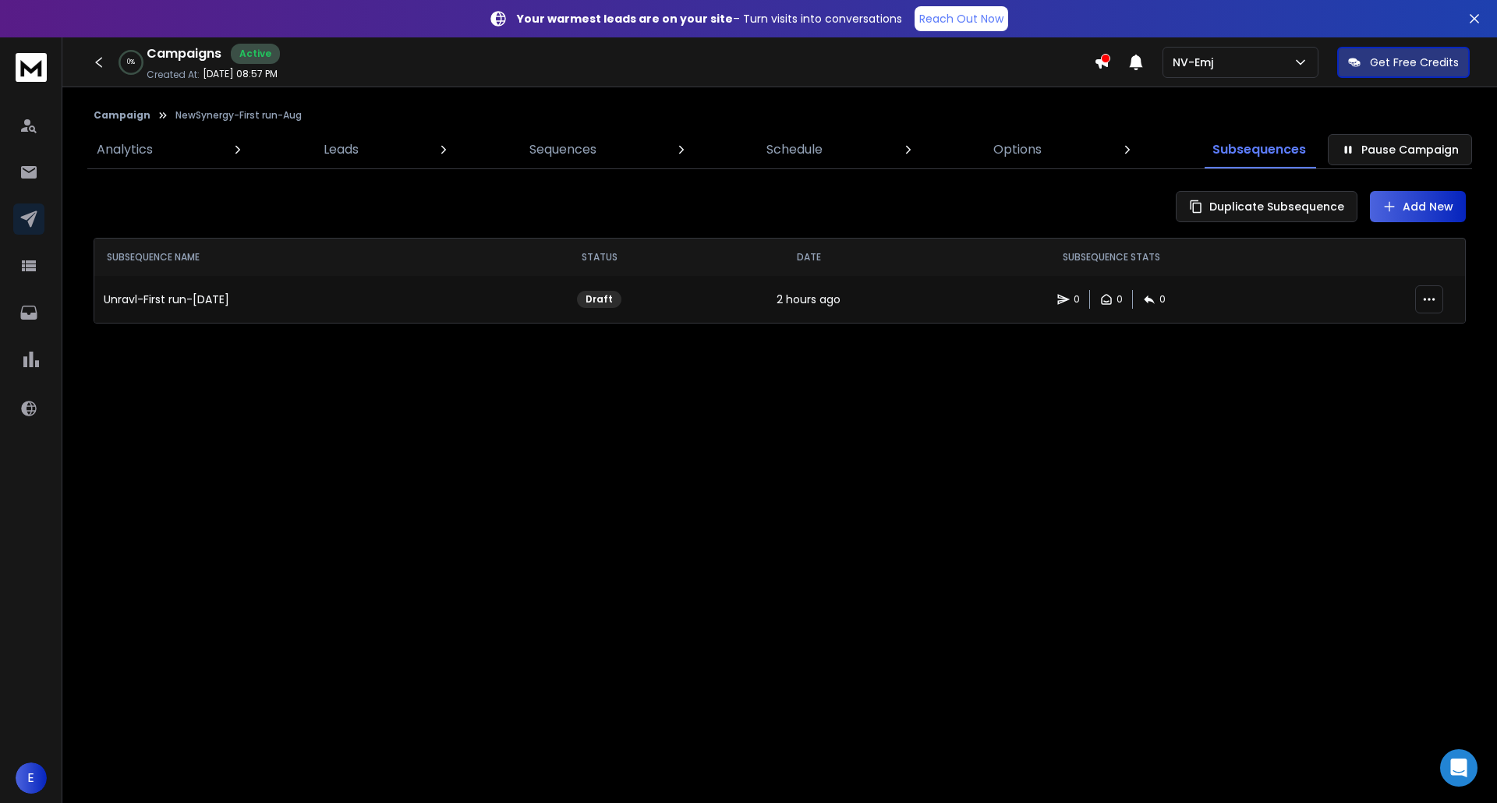
click at [661, 319] on td "Draft" at bounding box center [599, 299] width 182 height 47
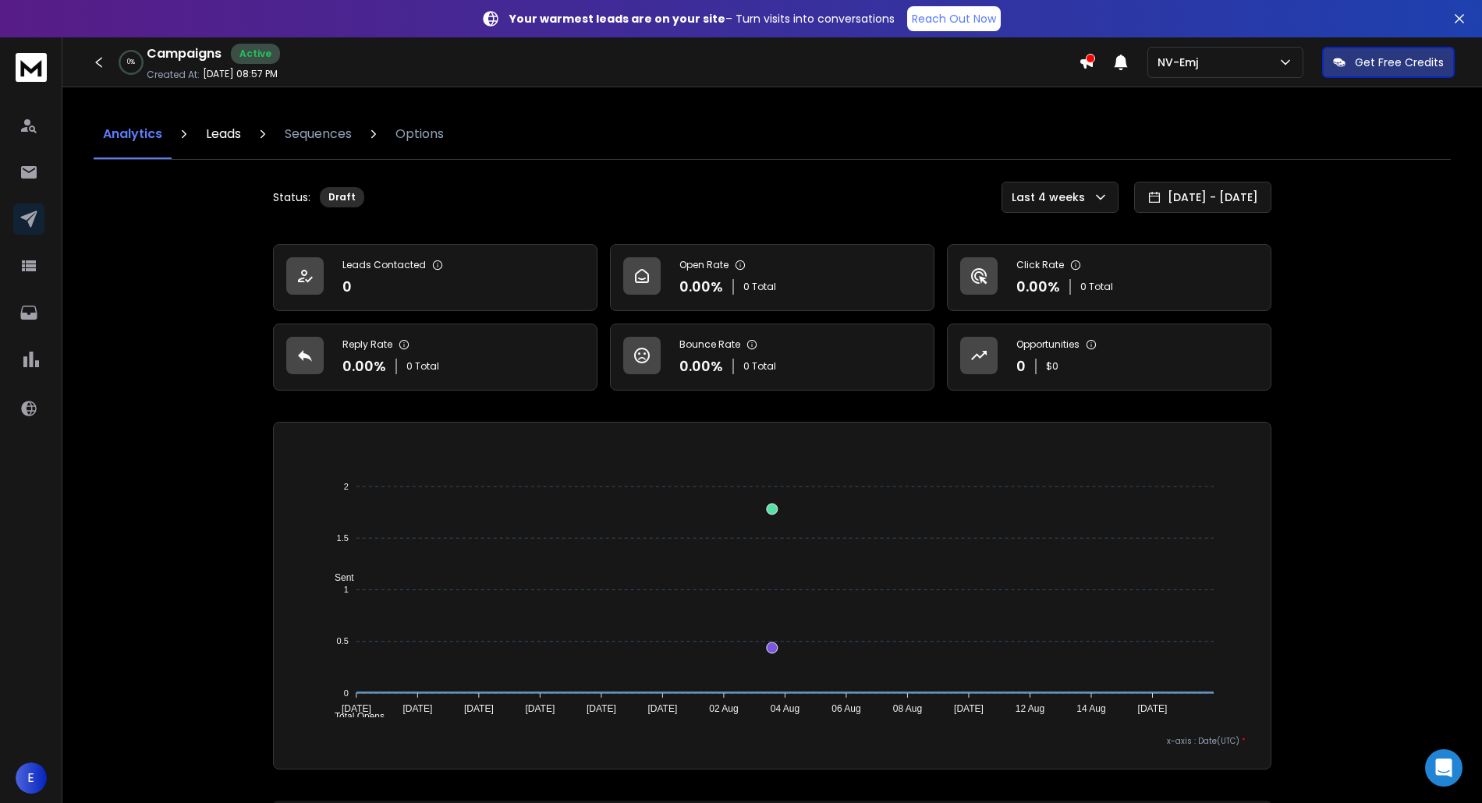
click at [211, 129] on p "Leads" at bounding box center [223, 134] width 35 height 19
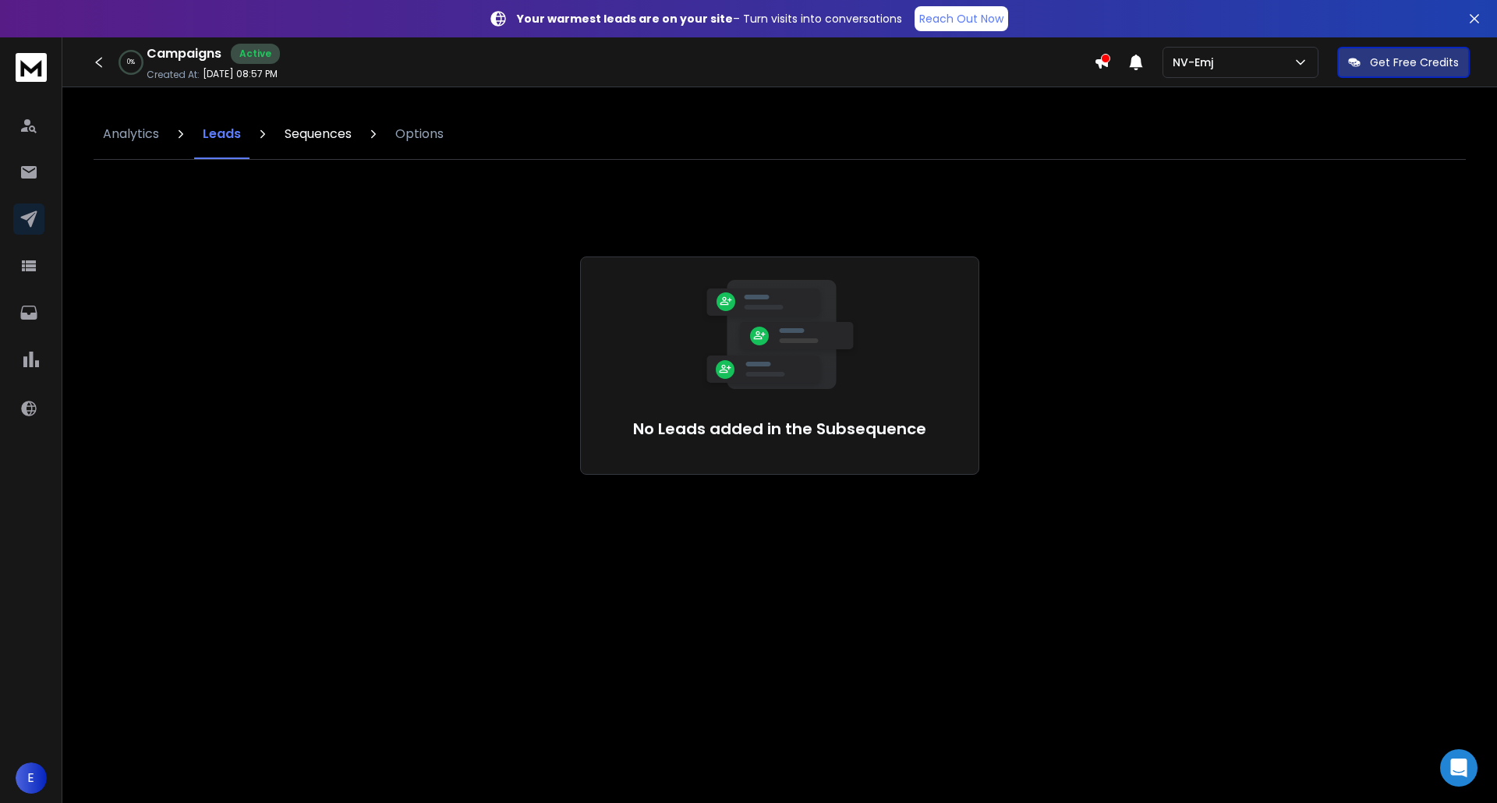
click at [338, 126] on p "Sequences" at bounding box center [318, 134] width 67 height 19
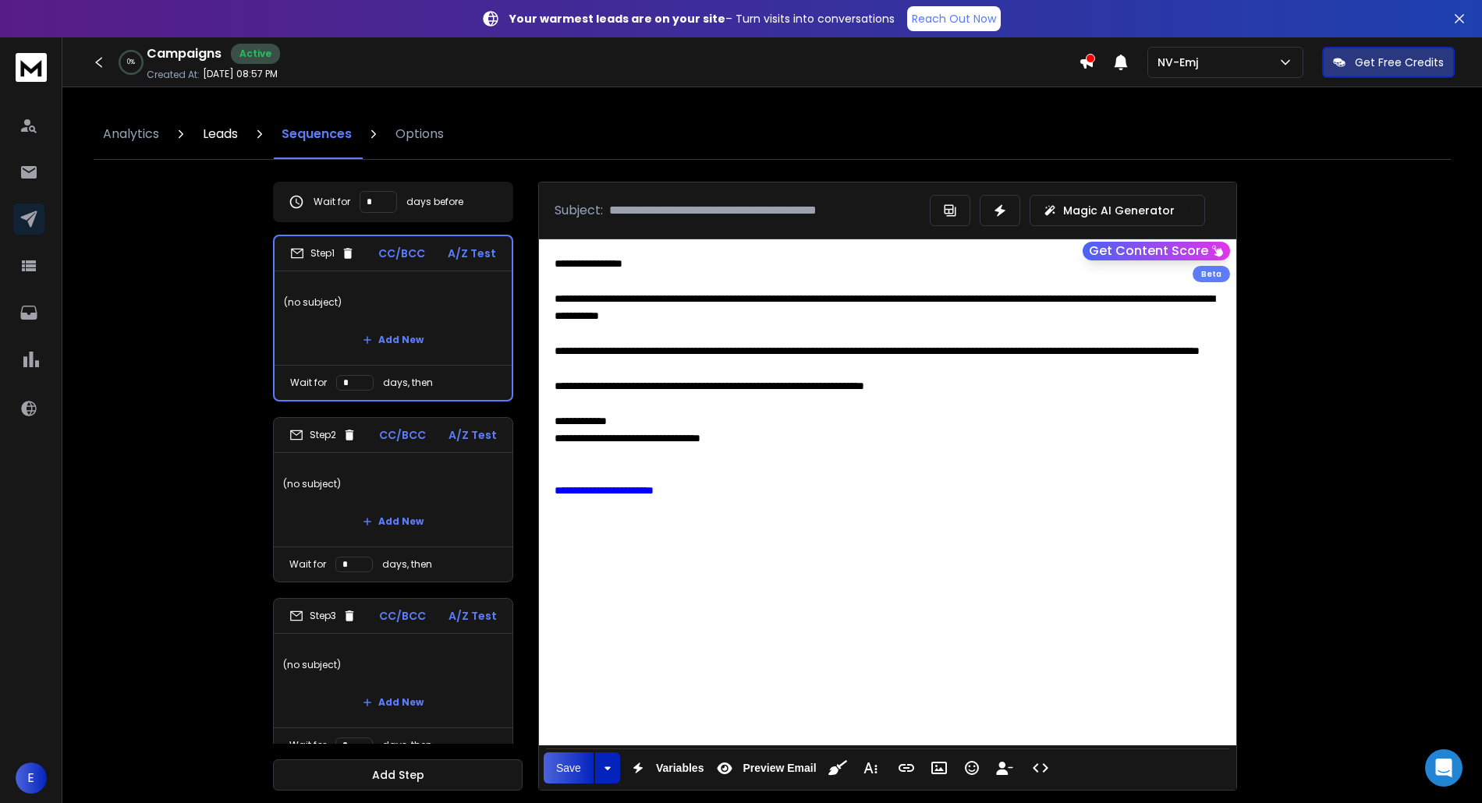
click at [210, 141] on p "Leads" at bounding box center [220, 134] width 35 height 19
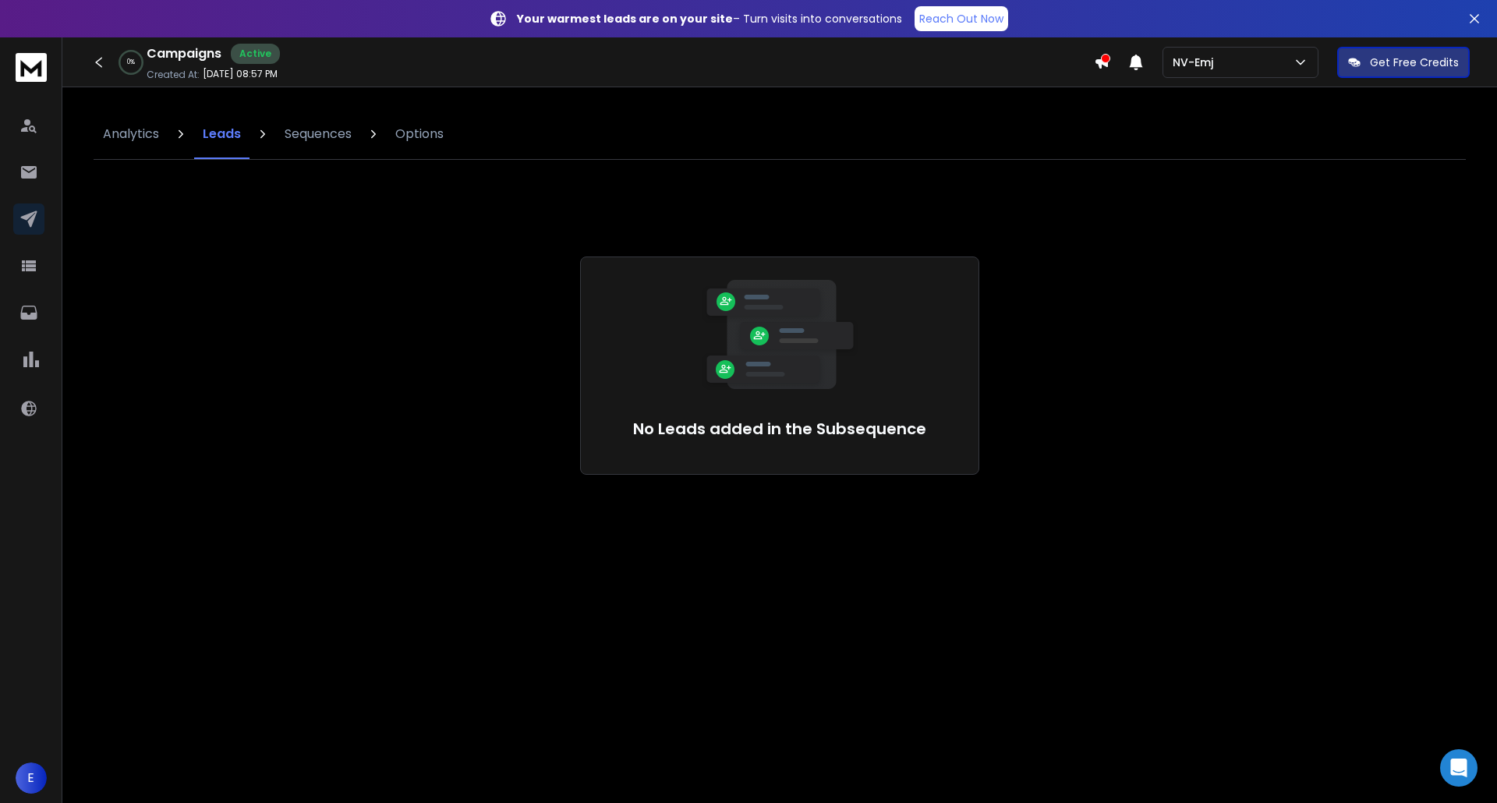
click at [739, 396] on div "No Leads added in the Subsequence" at bounding box center [779, 366] width 293 height 172
click at [356, 309] on div "No Leads added in the Subsequence" at bounding box center [780, 328] width 998 height 293
click at [139, 142] on p "Analytics" at bounding box center [131, 134] width 56 height 19
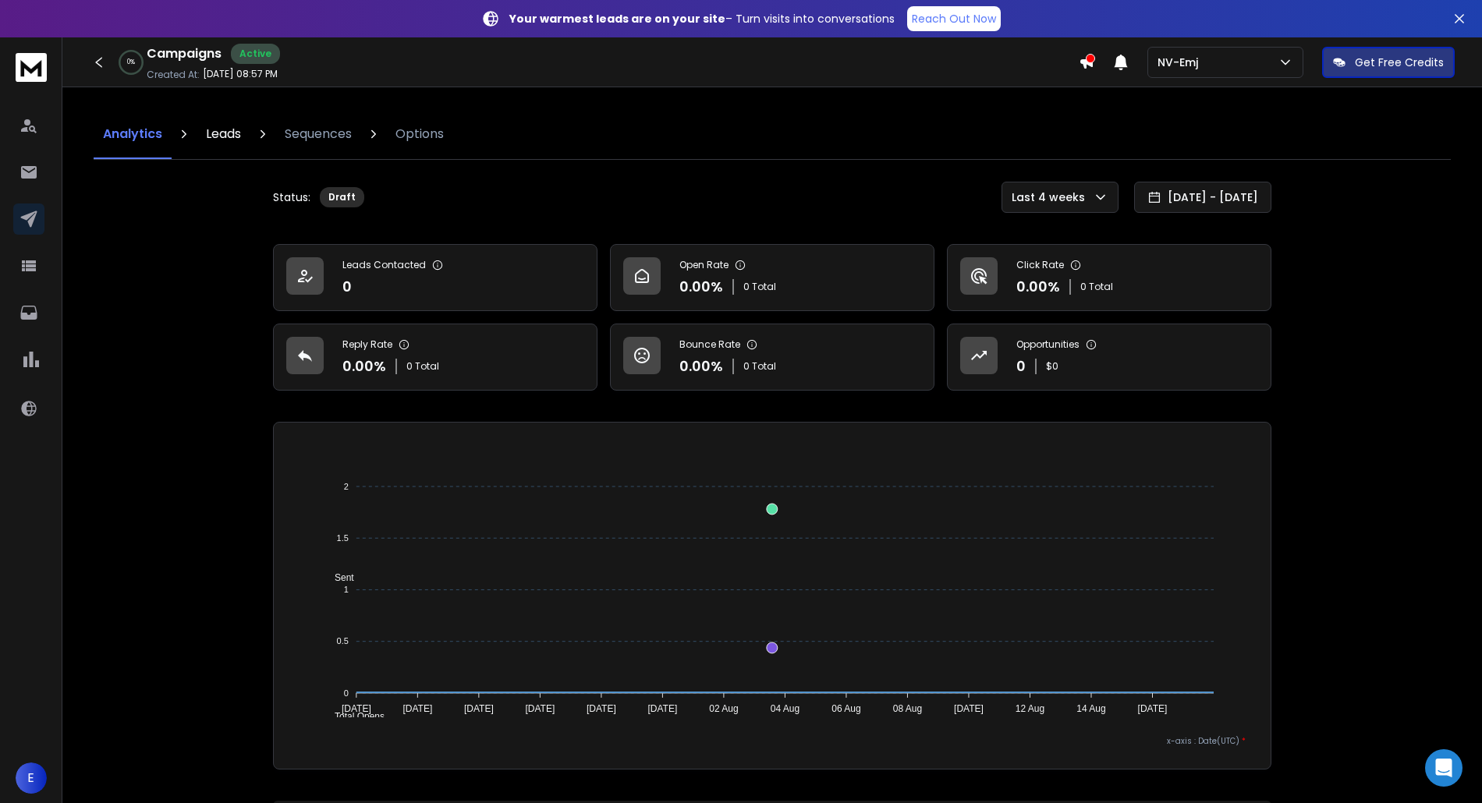
click at [222, 142] on p "Leads" at bounding box center [223, 134] width 35 height 19
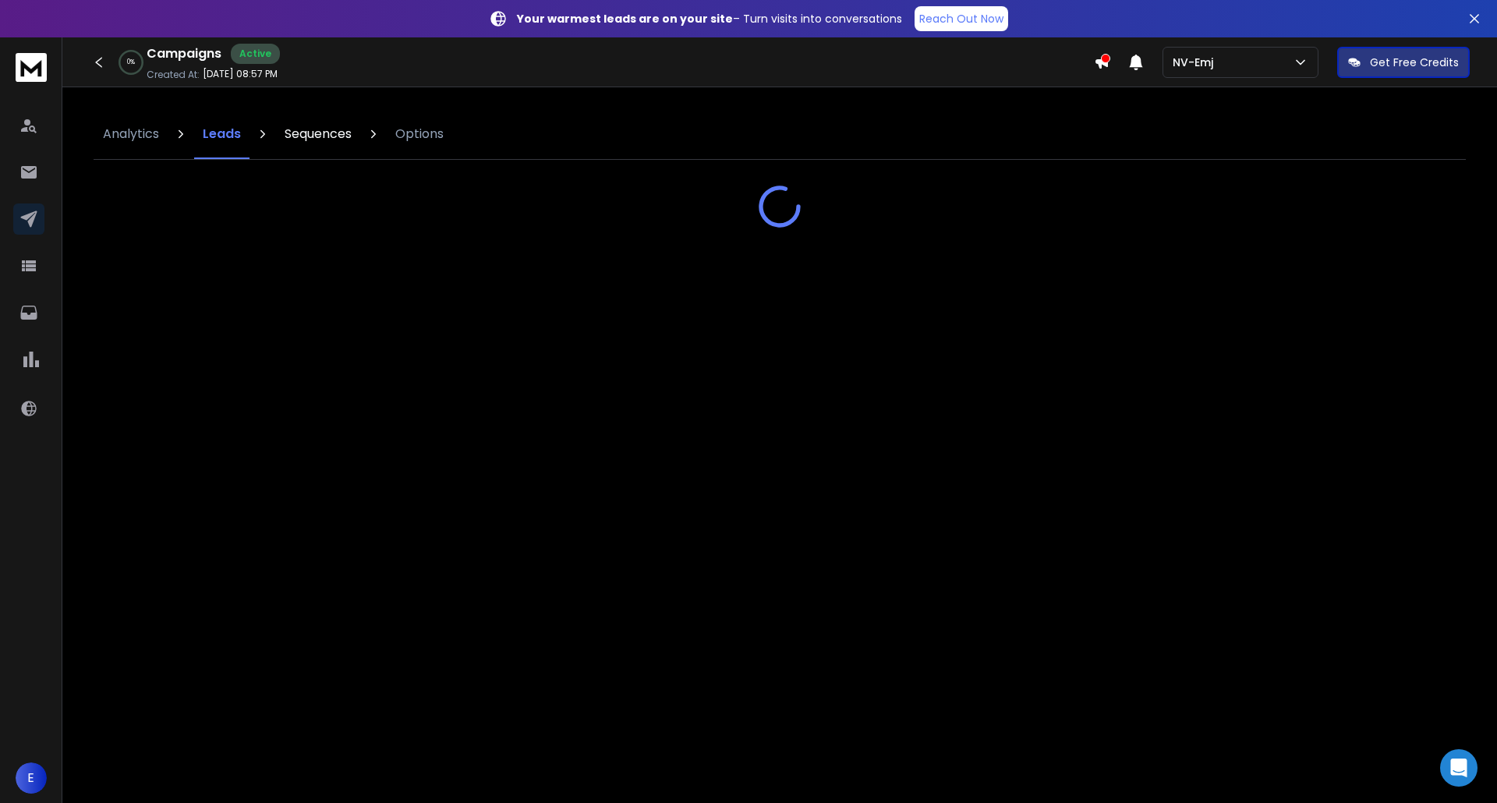
click at [341, 138] on p "Sequences" at bounding box center [318, 134] width 67 height 19
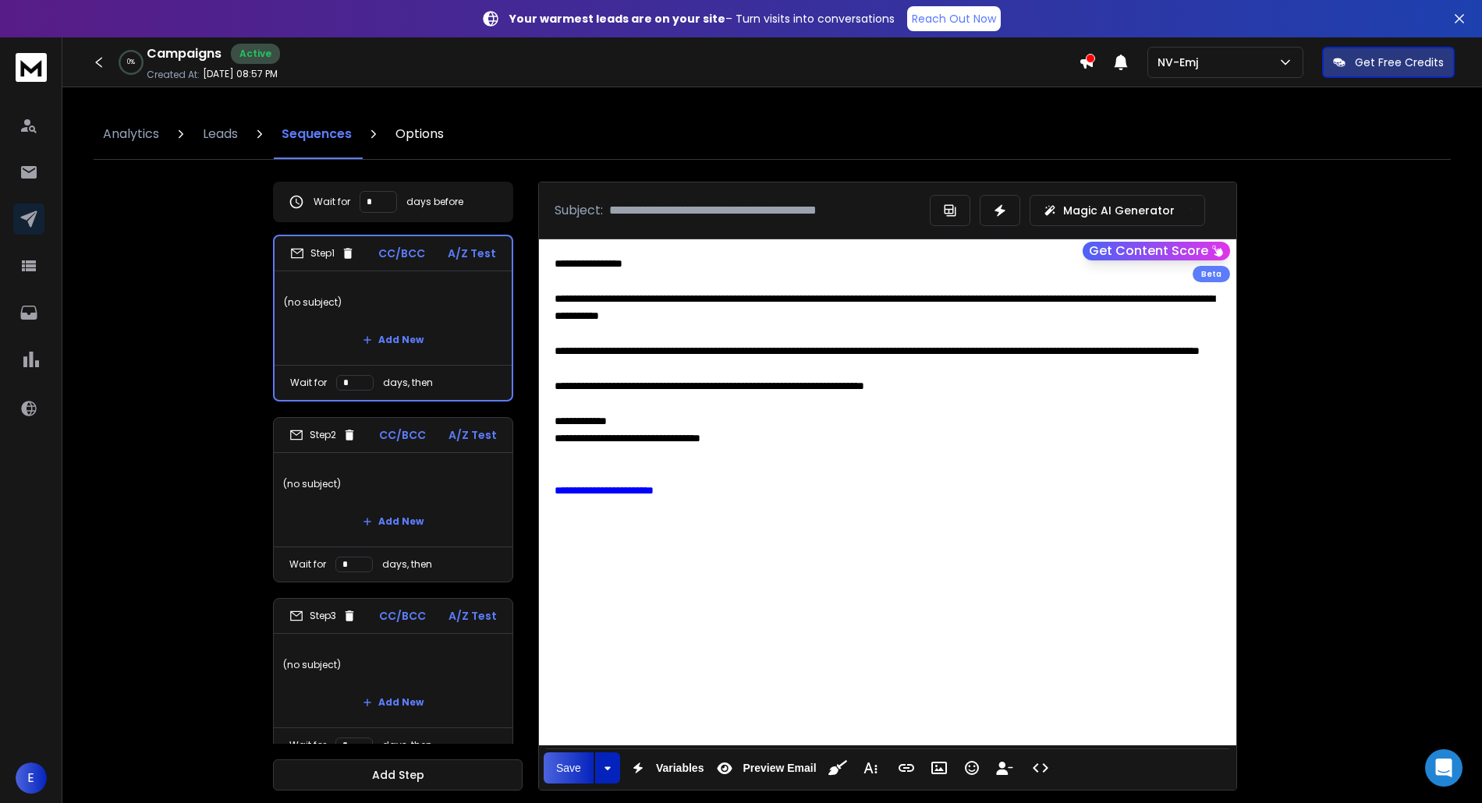
click at [431, 133] on p "Options" at bounding box center [419, 134] width 48 height 19
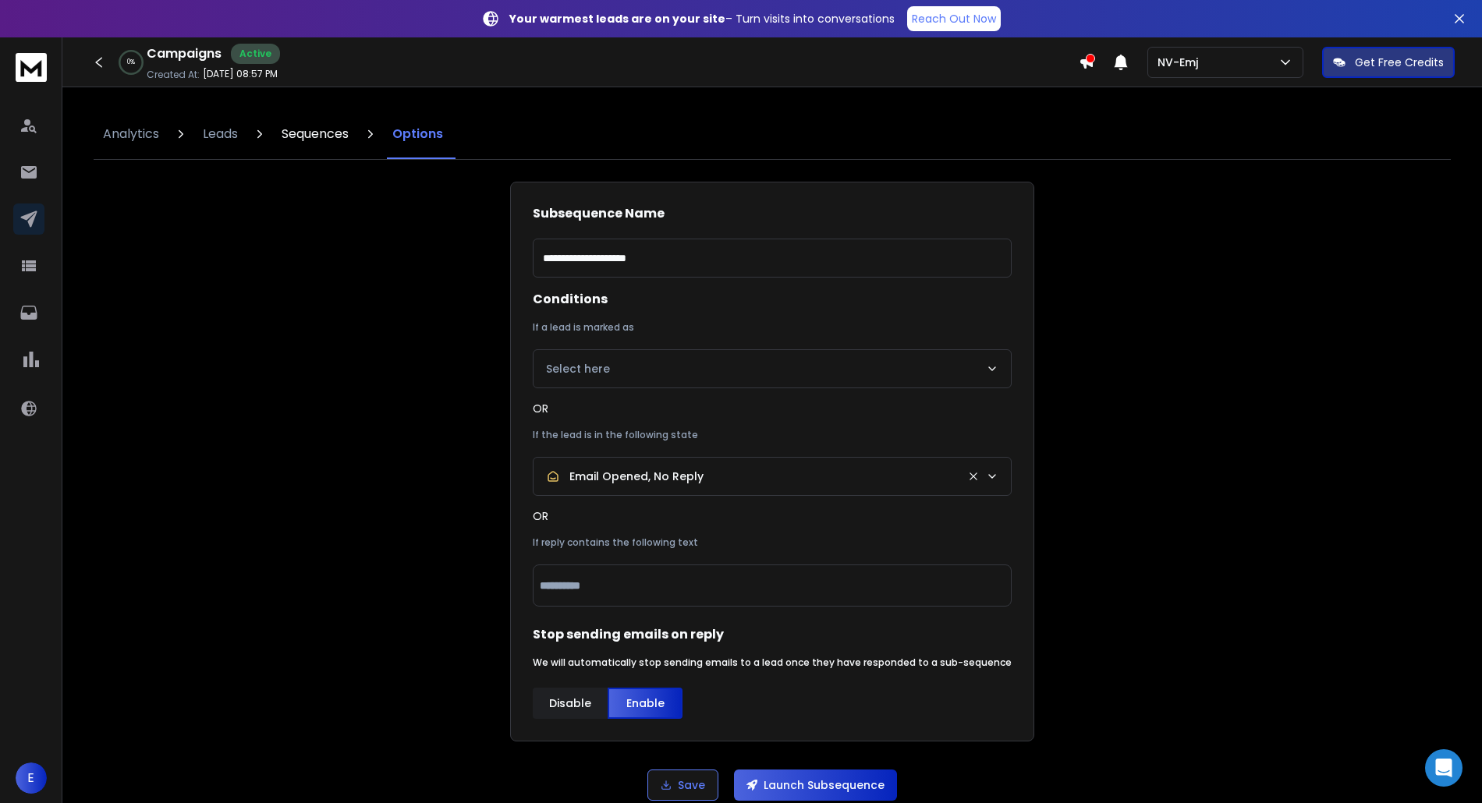
click at [291, 137] on p "Sequences" at bounding box center [315, 134] width 67 height 19
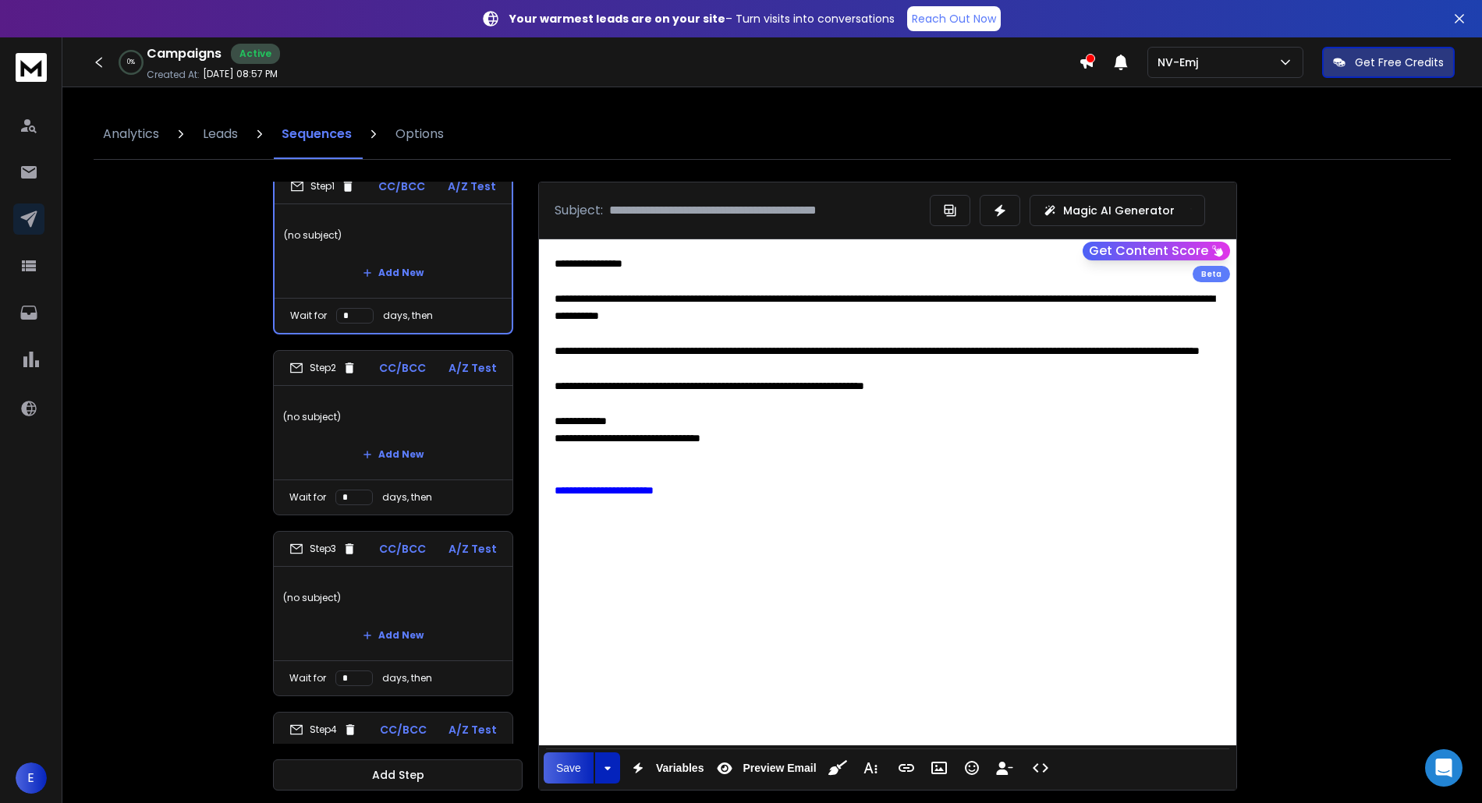
scroll to position [104, 0]
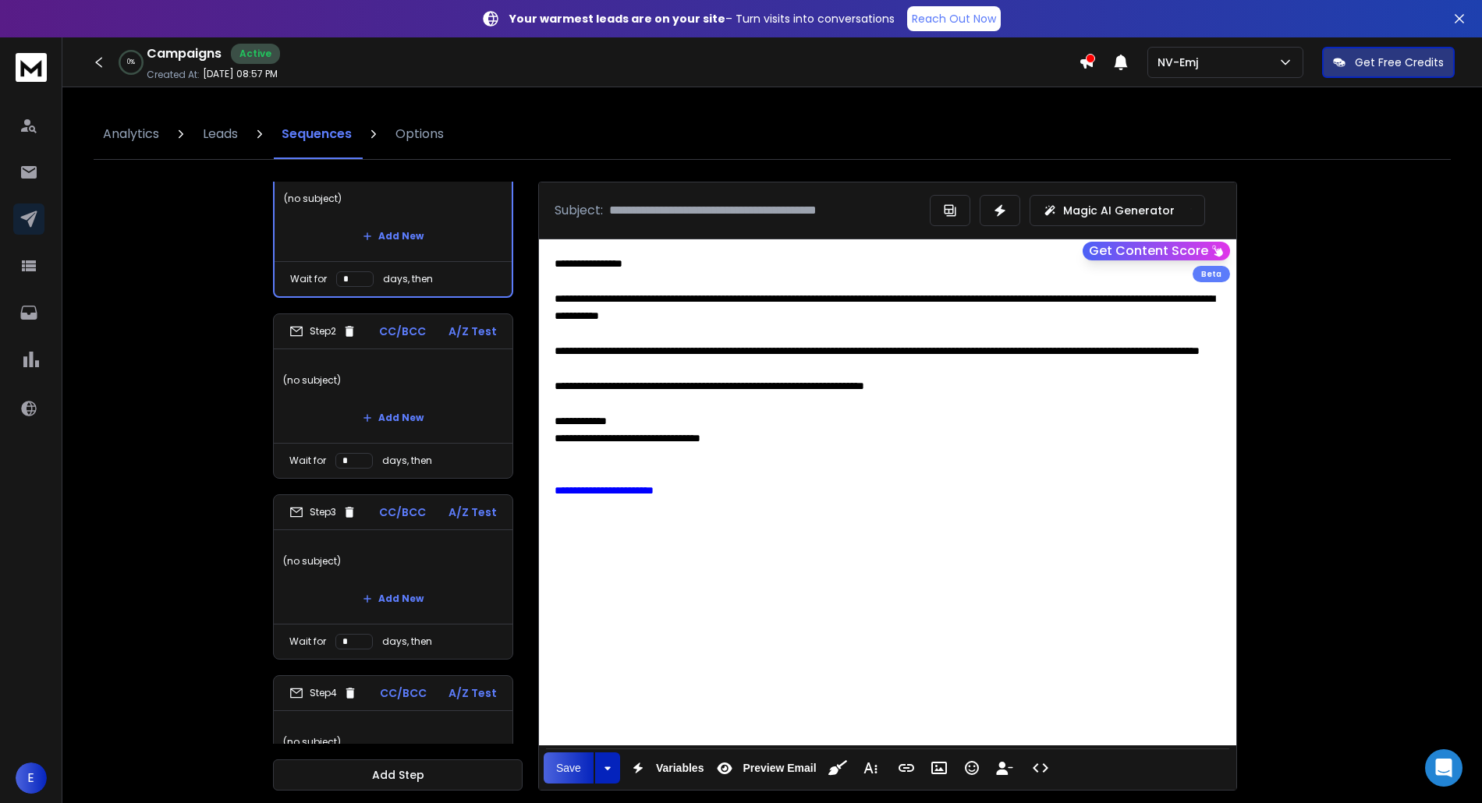
click at [462, 401] on p "(no subject)" at bounding box center [393, 381] width 220 height 44
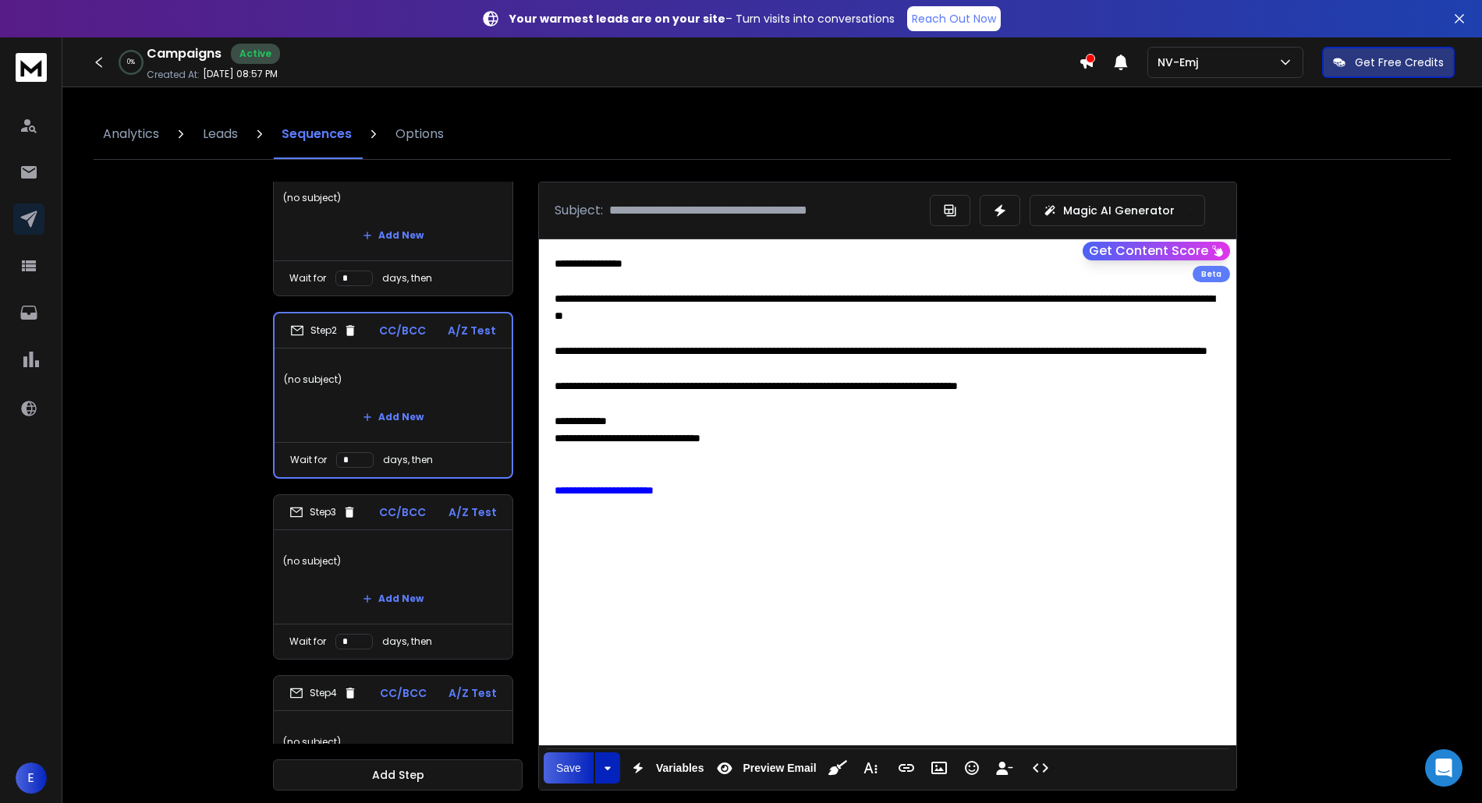
click at [435, 586] on div "Add New" at bounding box center [393, 598] width 220 height 31
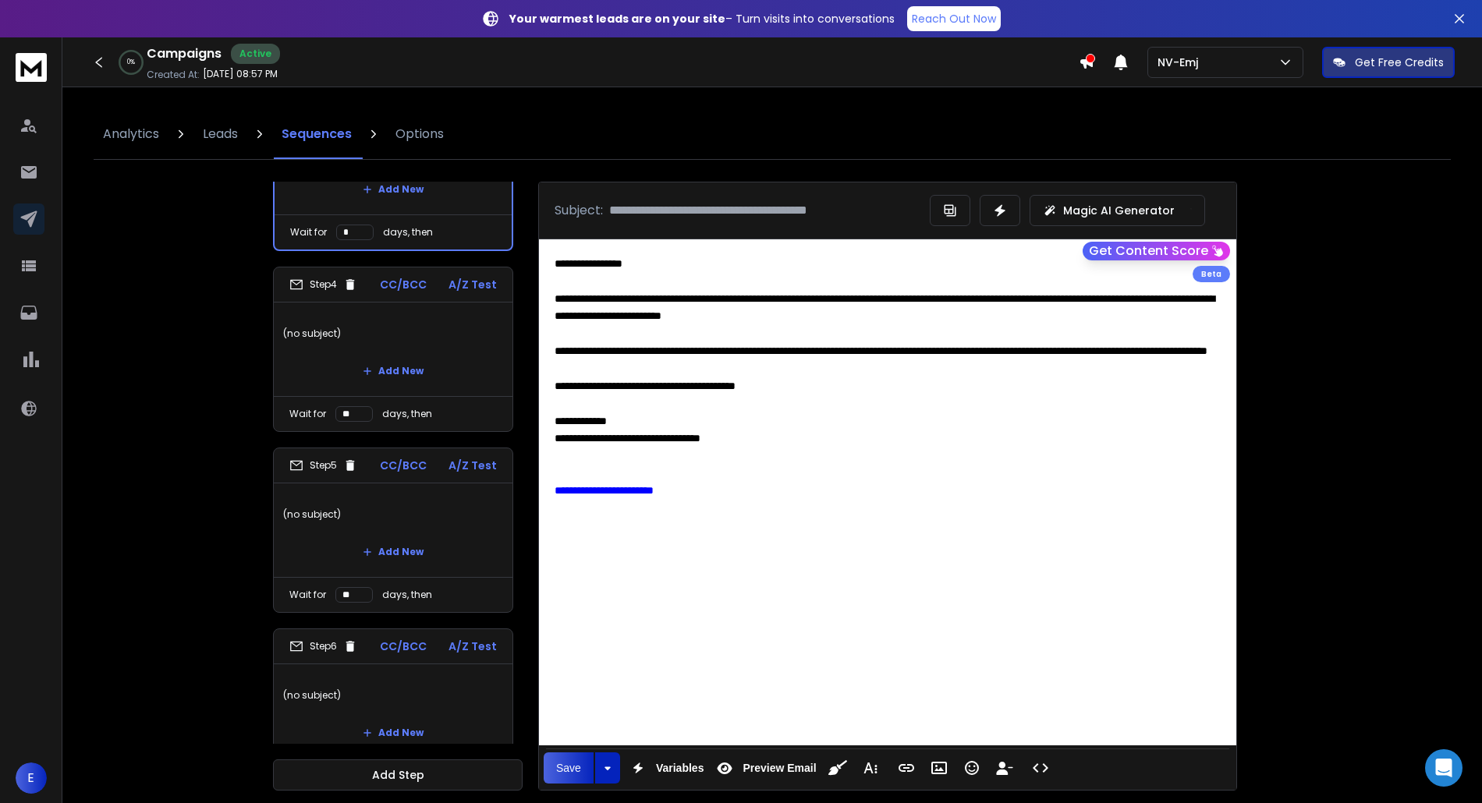
scroll to position [519, 0]
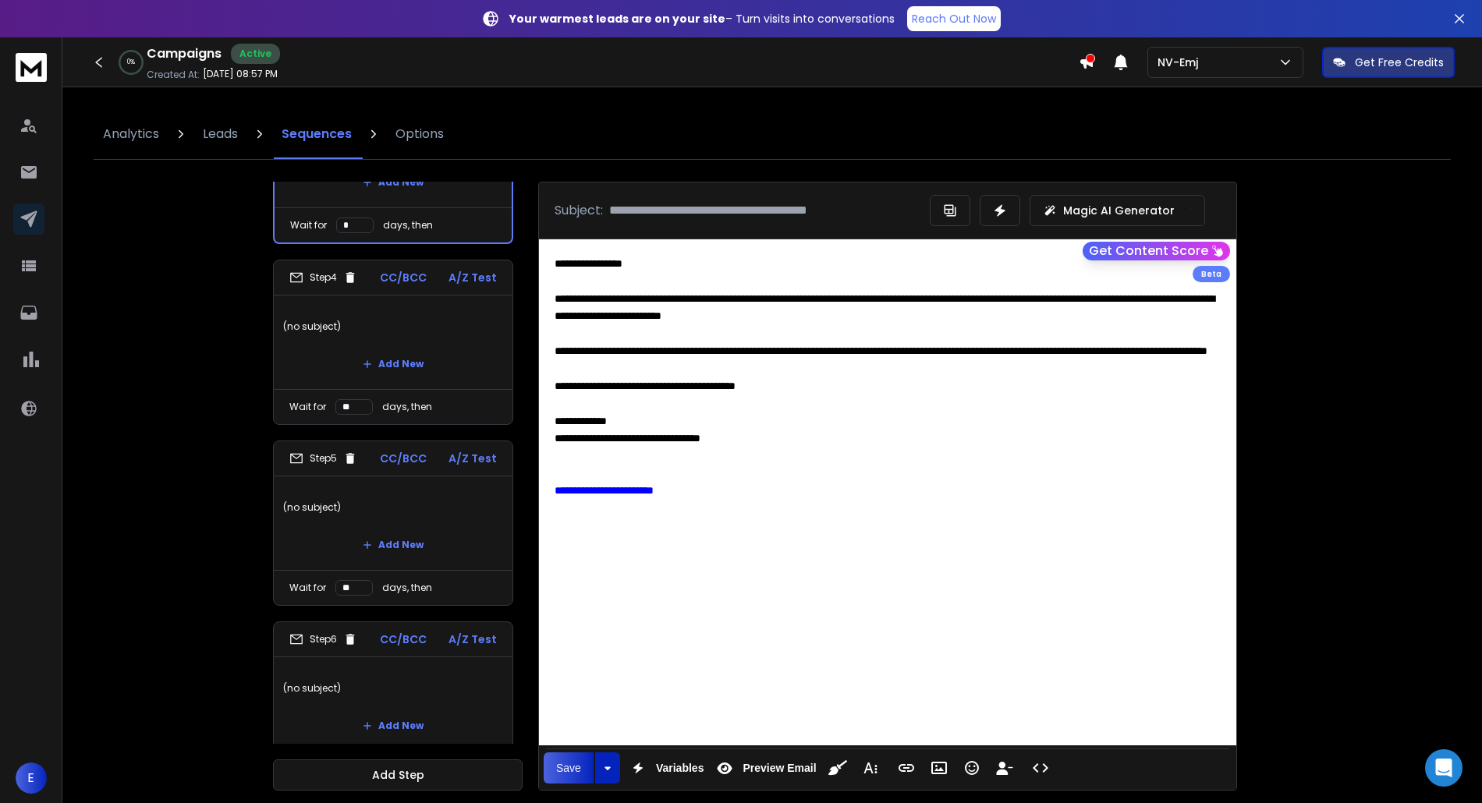
click at [451, 341] on p "(no subject)" at bounding box center [393, 327] width 220 height 44
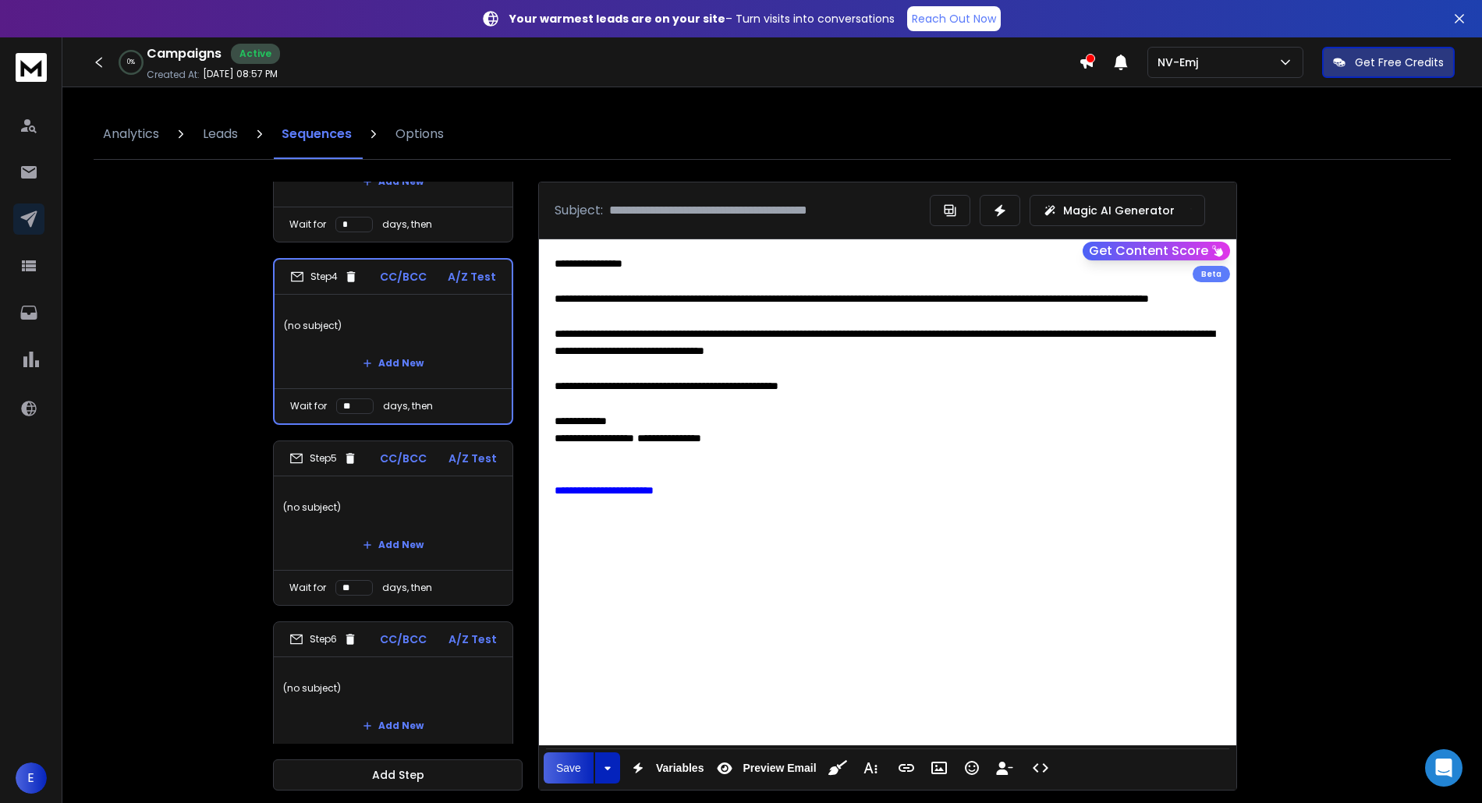
click at [448, 549] on div "Add New" at bounding box center [393, 545] width 220 height 31
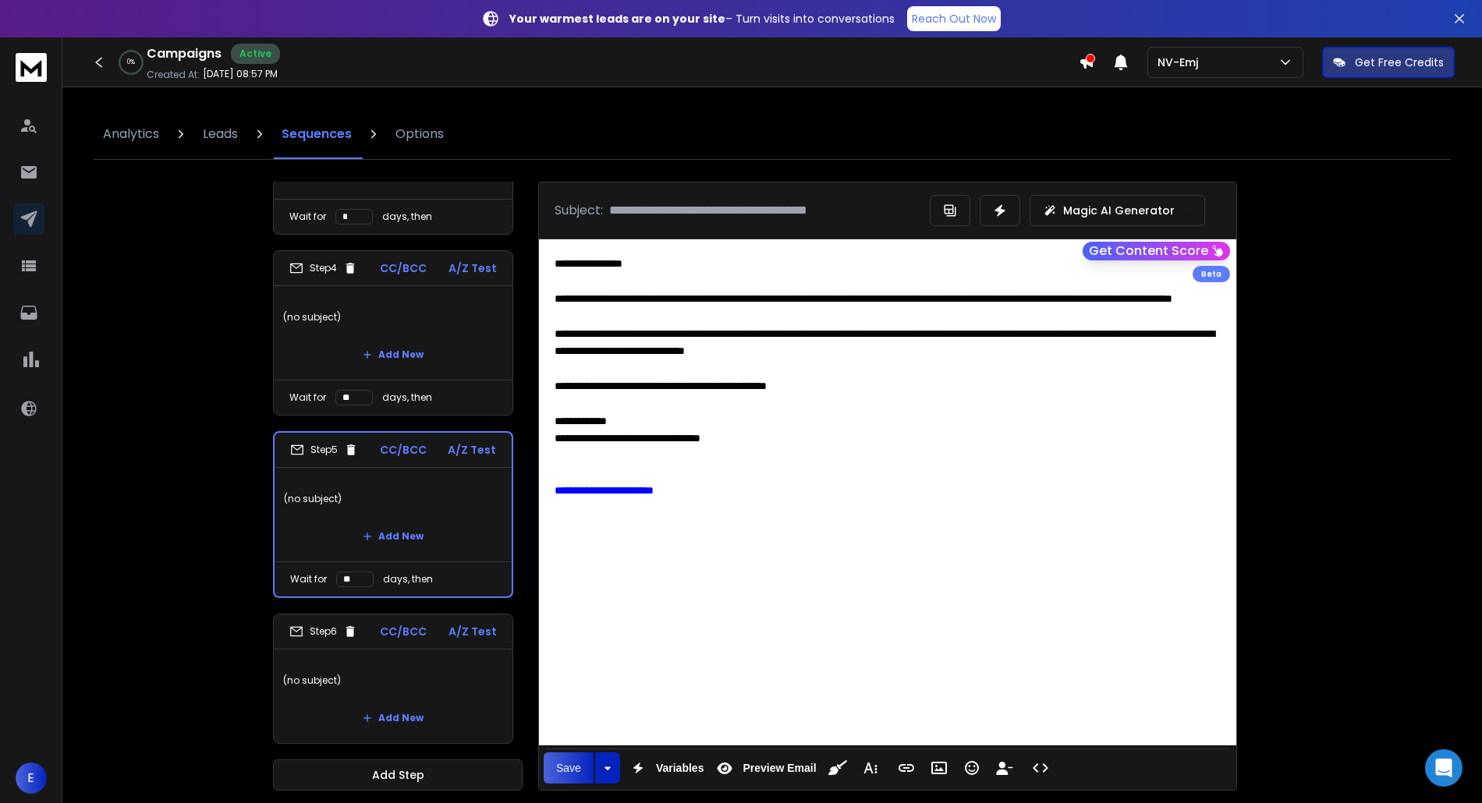
scroll to position [531, 0]
click at [452, 678] on p "(no subject)" at bounding box center [393, 681] width 220 height 44
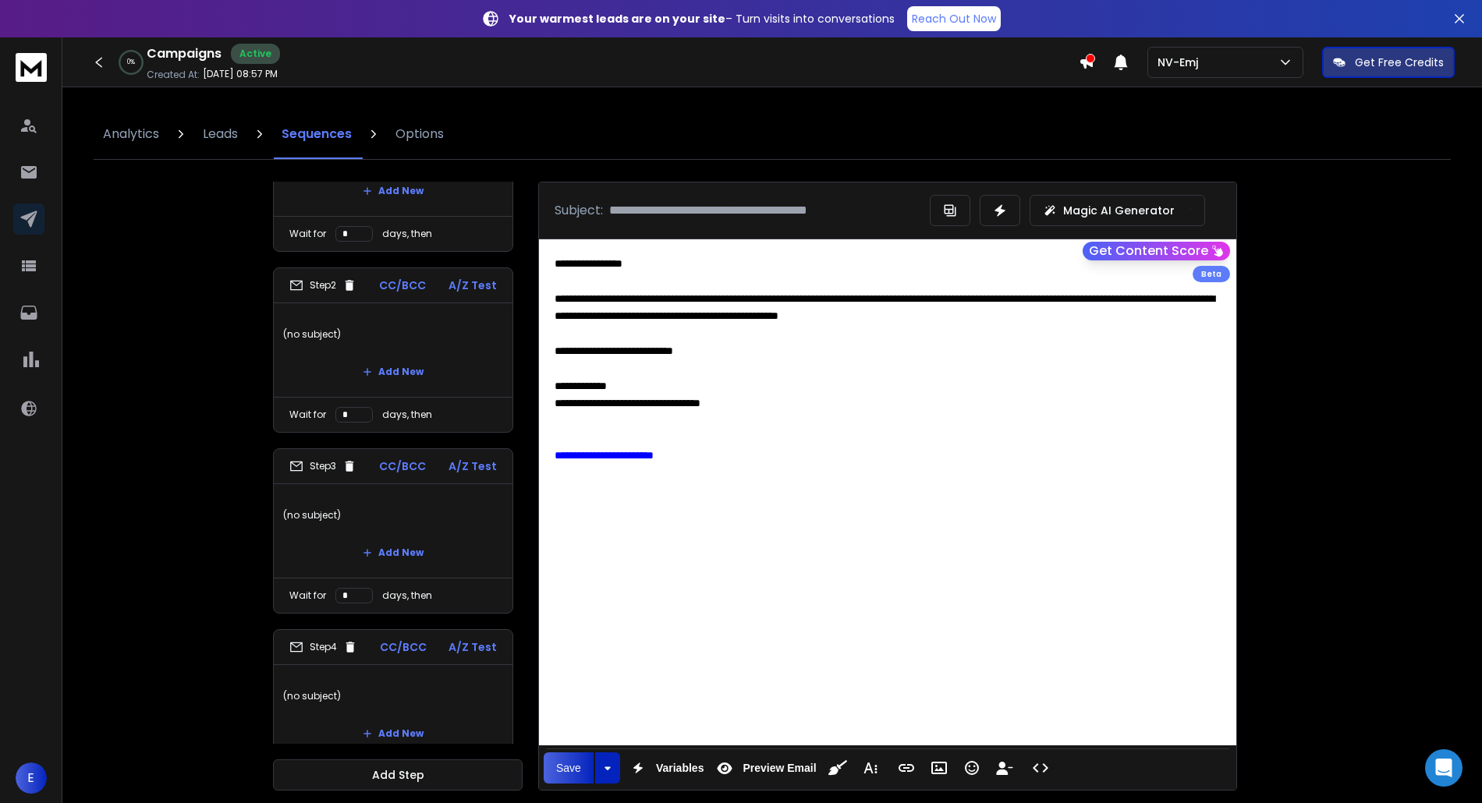
scroll to position [0, 0]
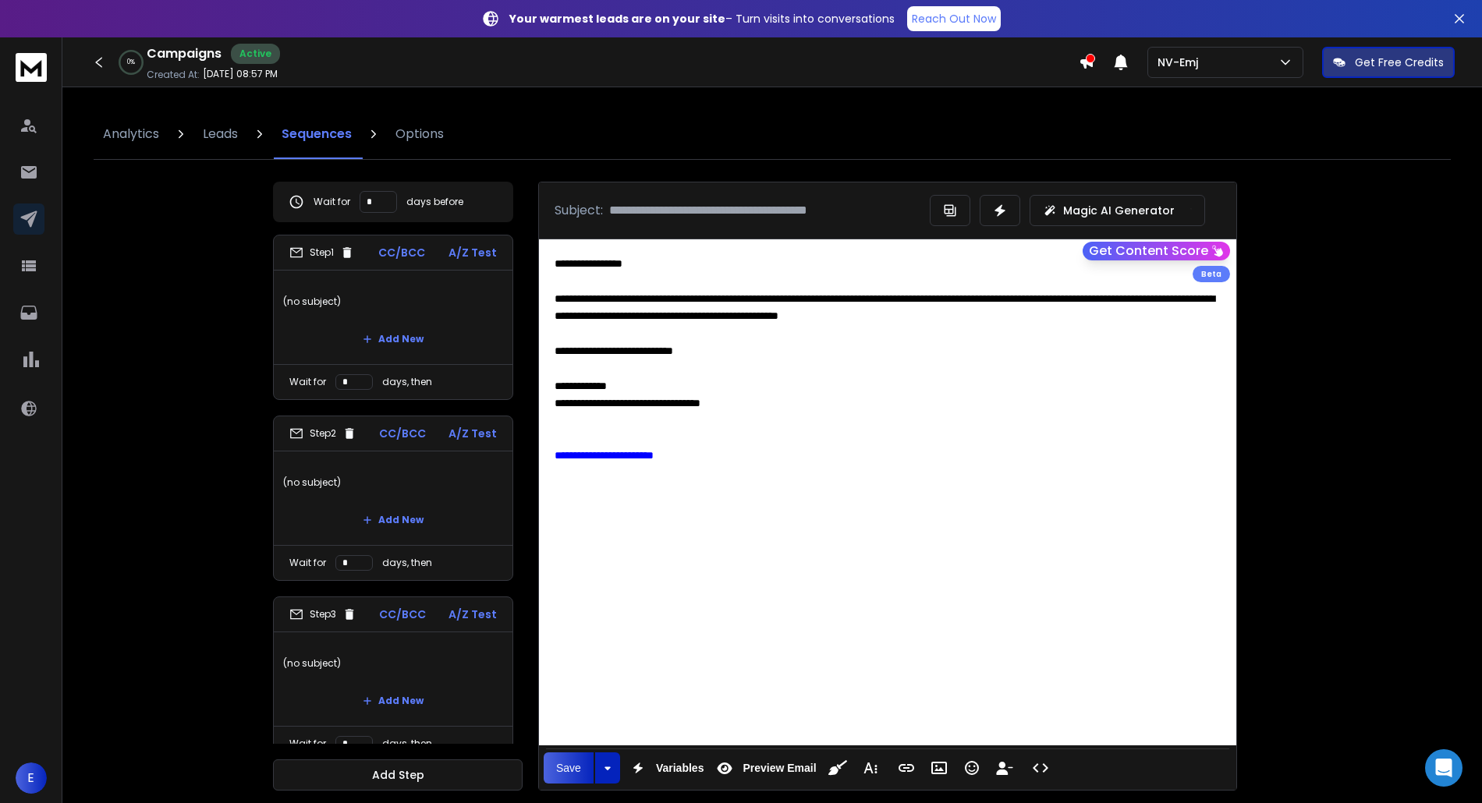
click at [440, 326] on div "Add New" at bounding box center [393, 339] width 220 height 31
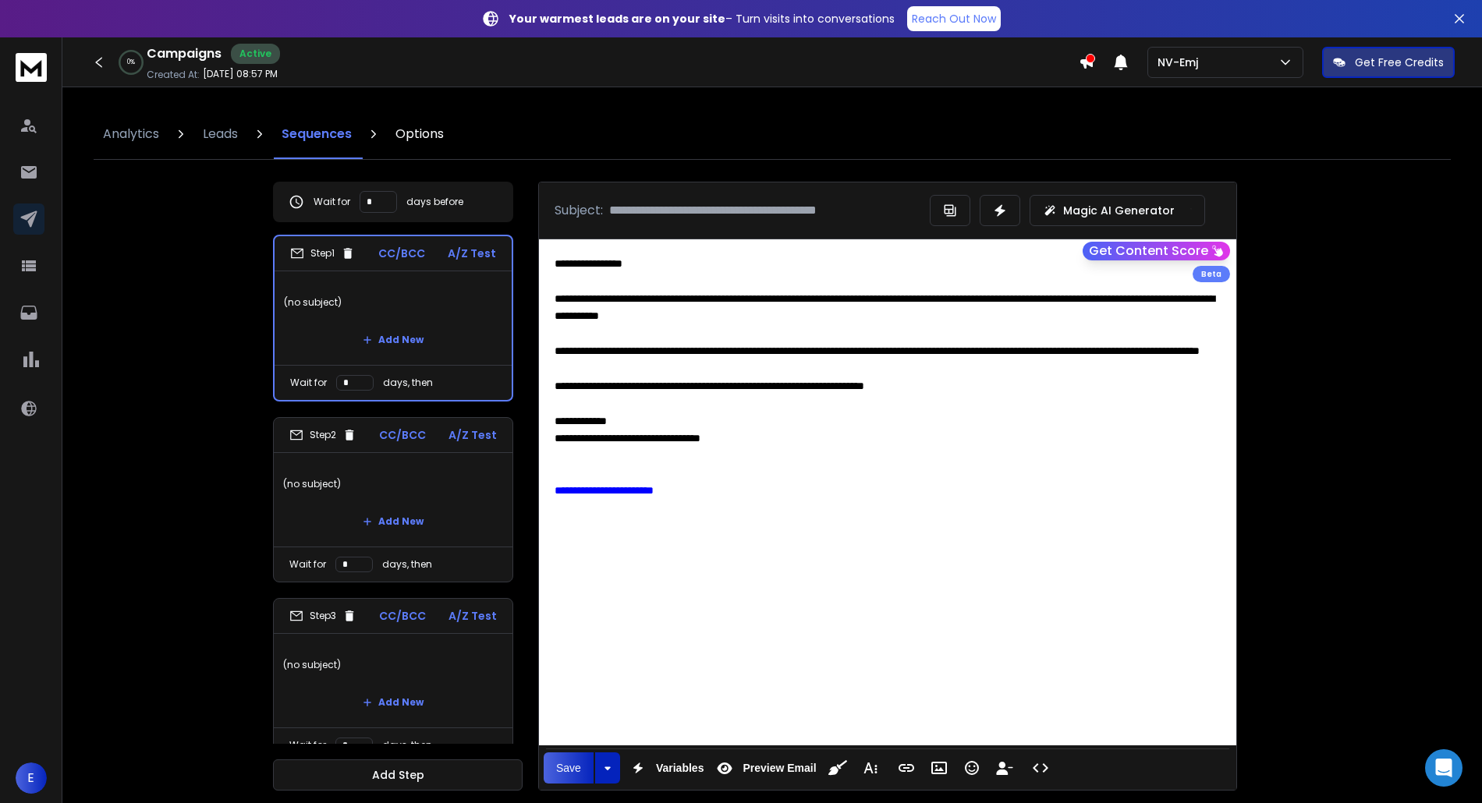
click at [413, 133] on p "Options" at bounding box center [419, 134] width 48 height 19
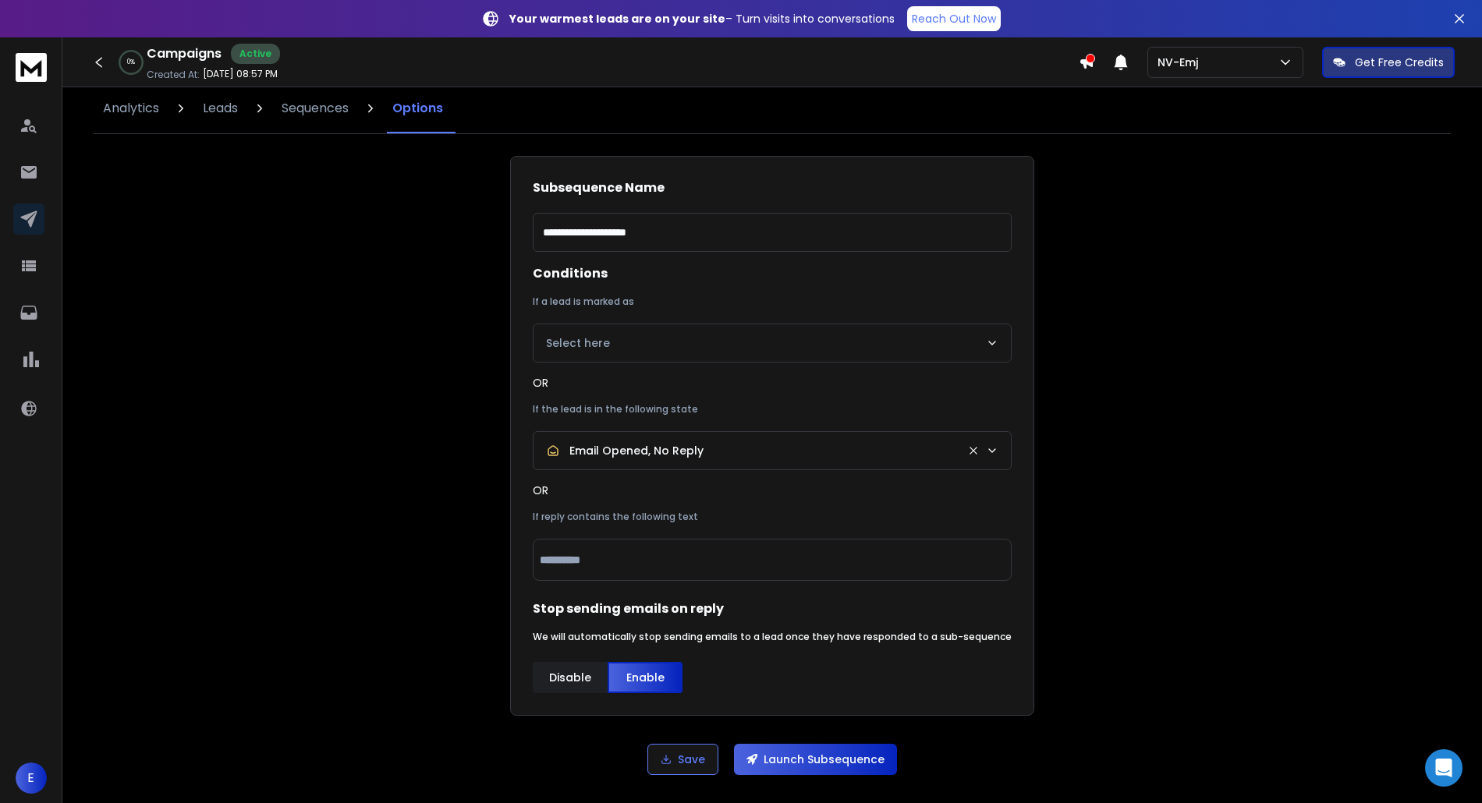
scroll to position [44, 0]
click at [819, 755] on button "Launch Subsequence" at bounding box center [815, 759] width 163 height 31
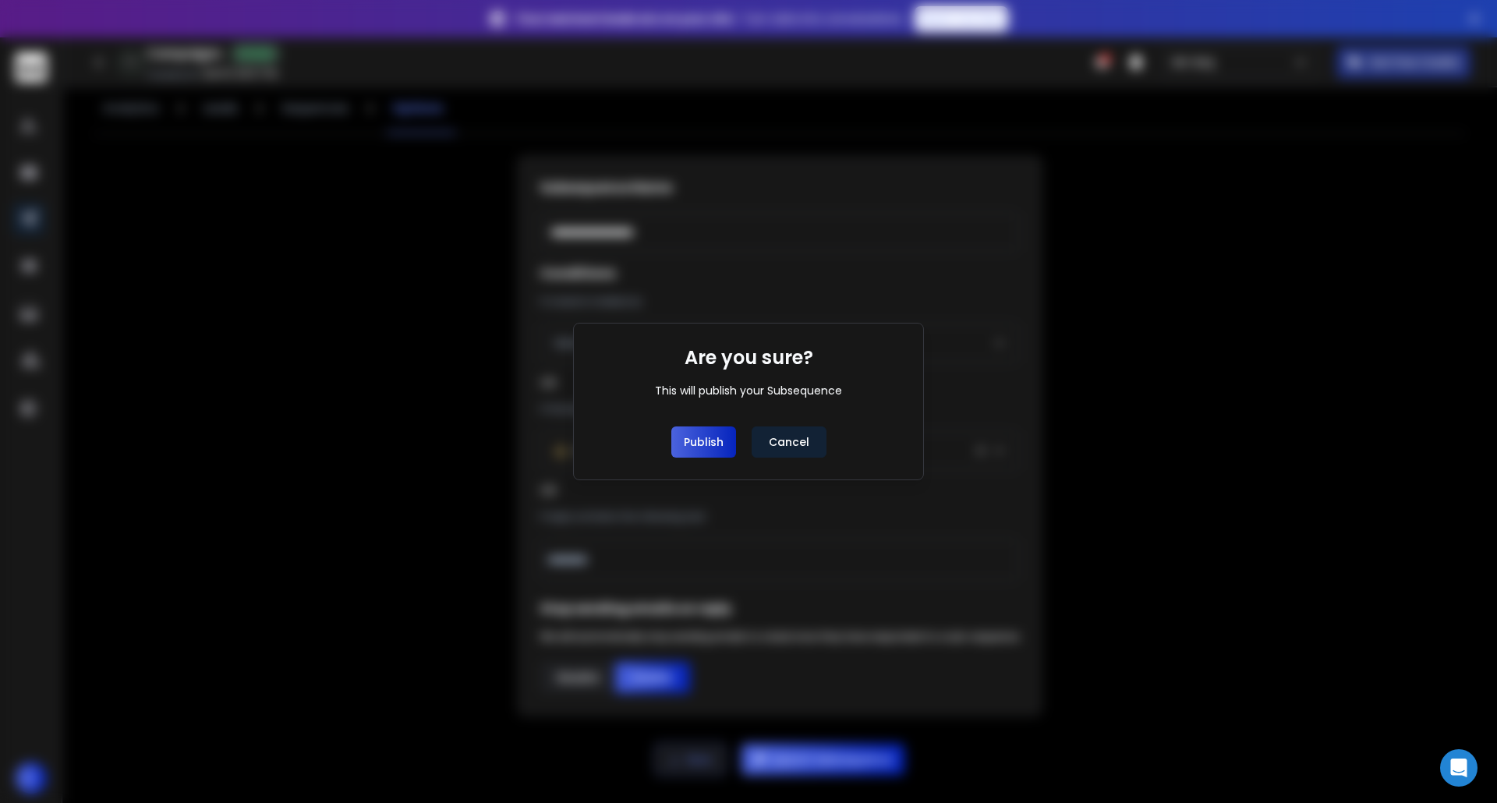
click at [685, 445] on button "Publish" at bounding box center [703, 442] width 65 height 31
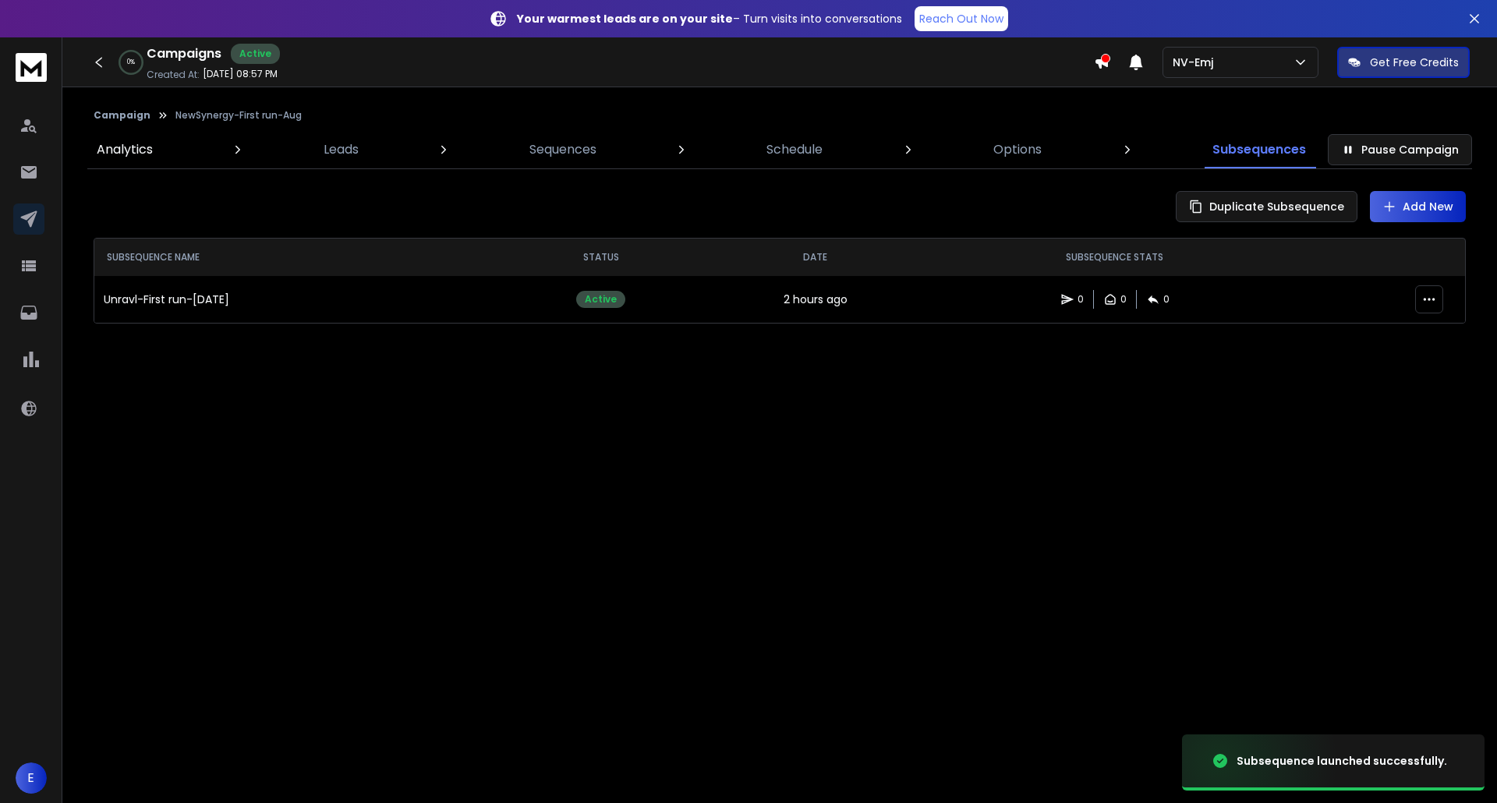
click at [162, 151] on link "Analytics" at bounding box center [124, 149] width 75 height 37
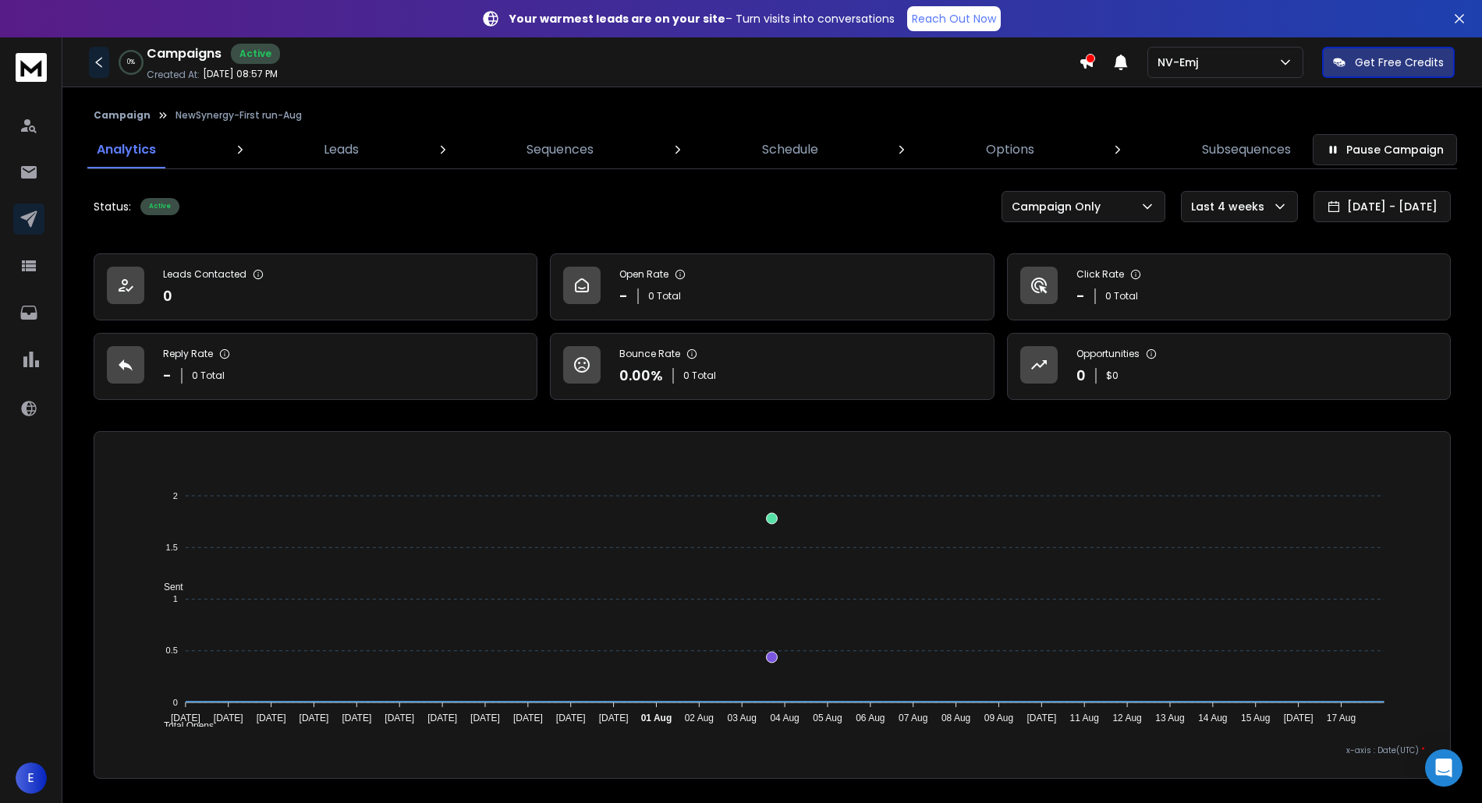
click at [101, 63] on icon at bounding box center [99, 62] width 14 height 14
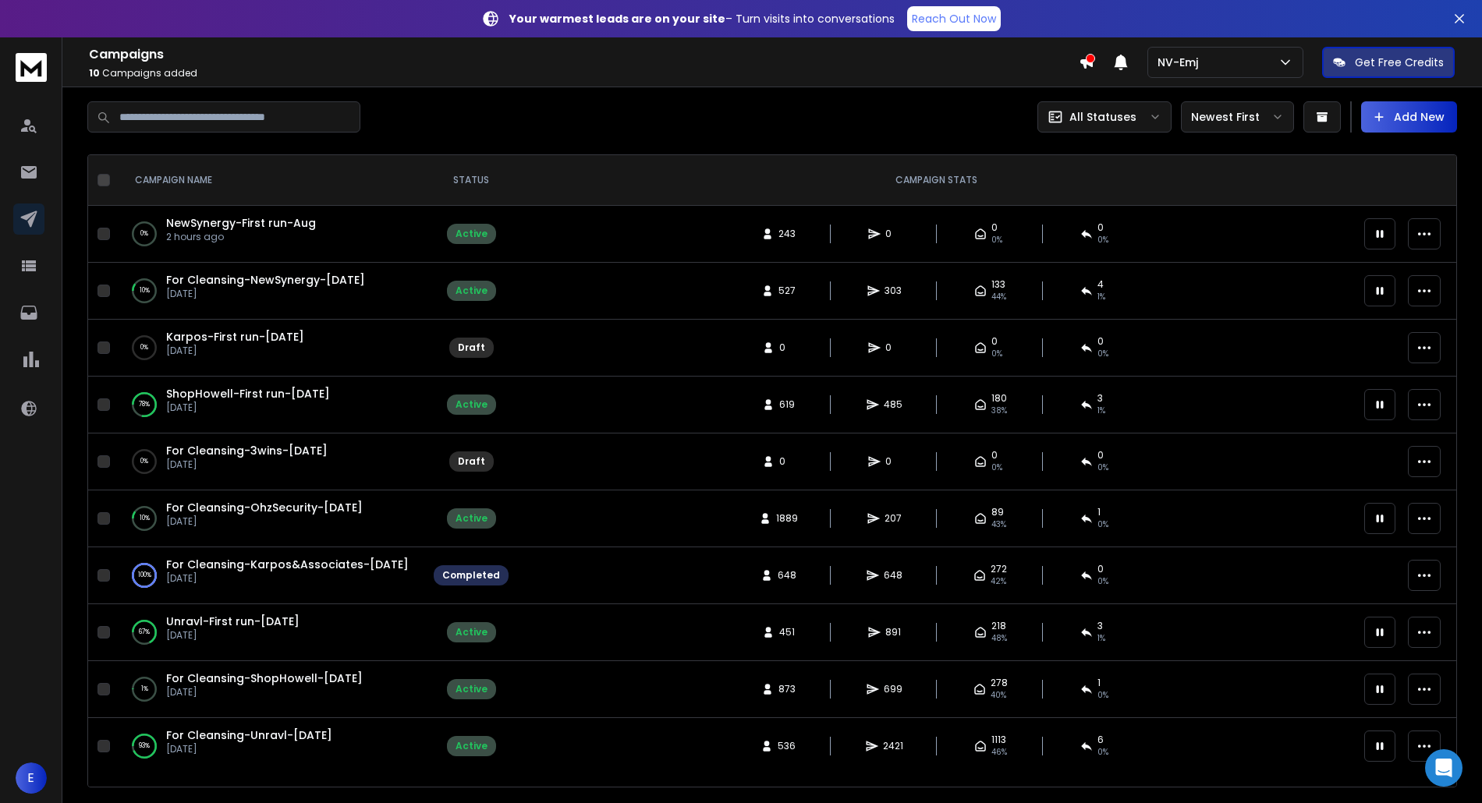
scroll to position [4, 0]
click at [1430, 229] on icon "button" at bounding box center [1424, 234] width 16 height 16
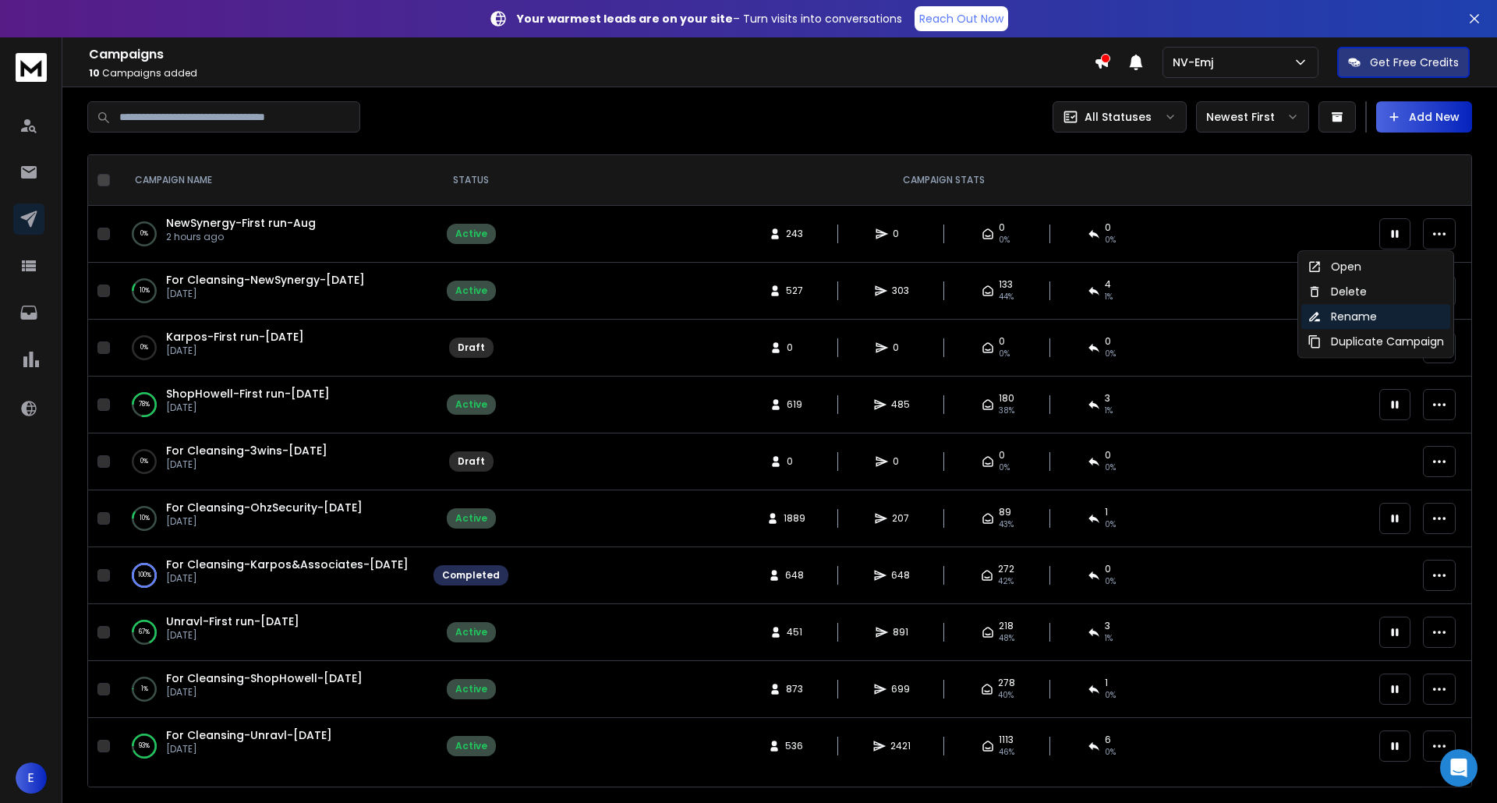
click at [1377, 314] on div "Rename" at bounding box center [1376, 316] width 149 height 25
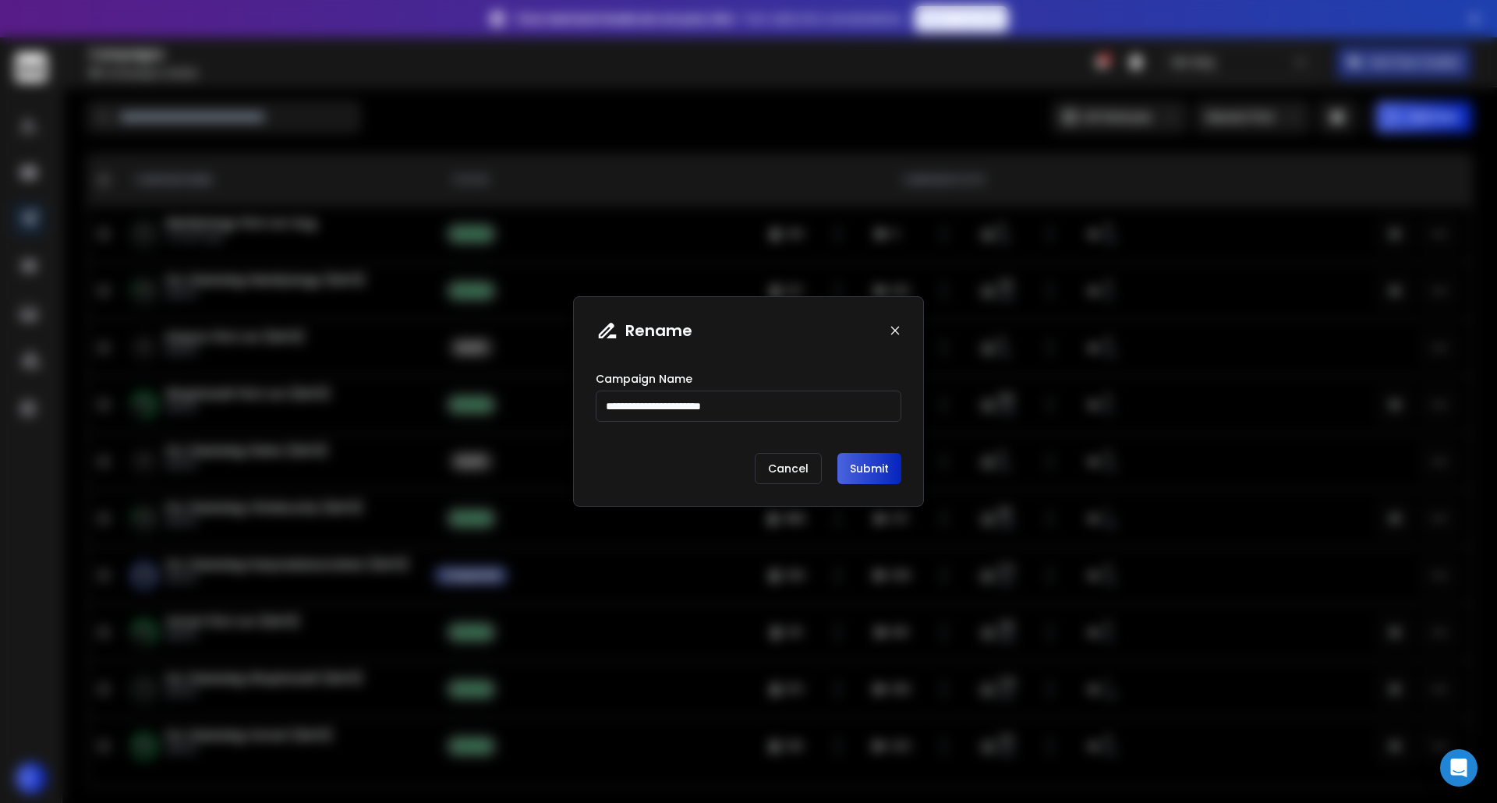
click at [810, 406] on input "**********" at bounding box center [749, 406] width 306 height 31
type input "**********"
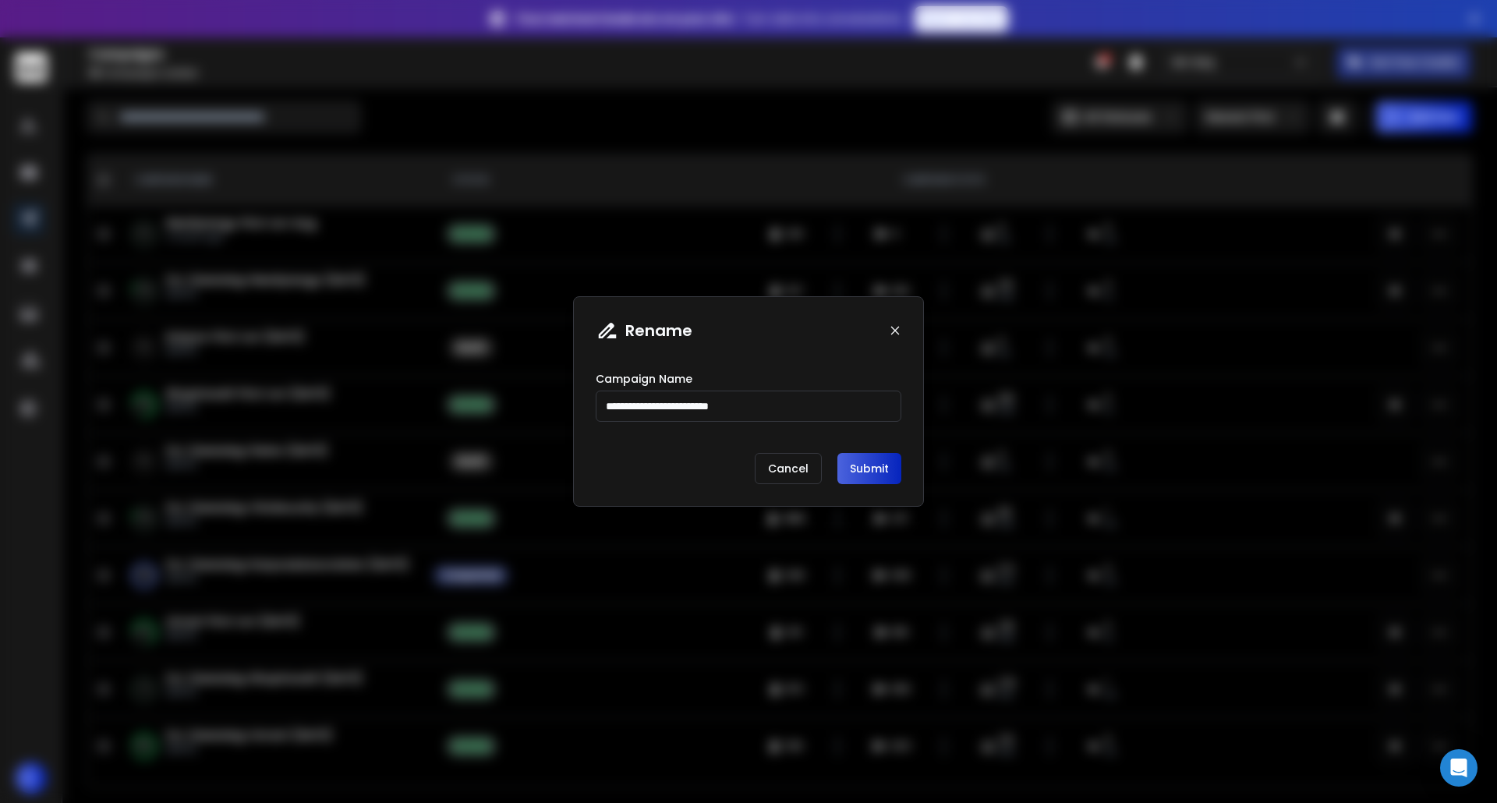
click at [864, 469] on button "Submit" at bounding box center [870, 468] width 64 height 31
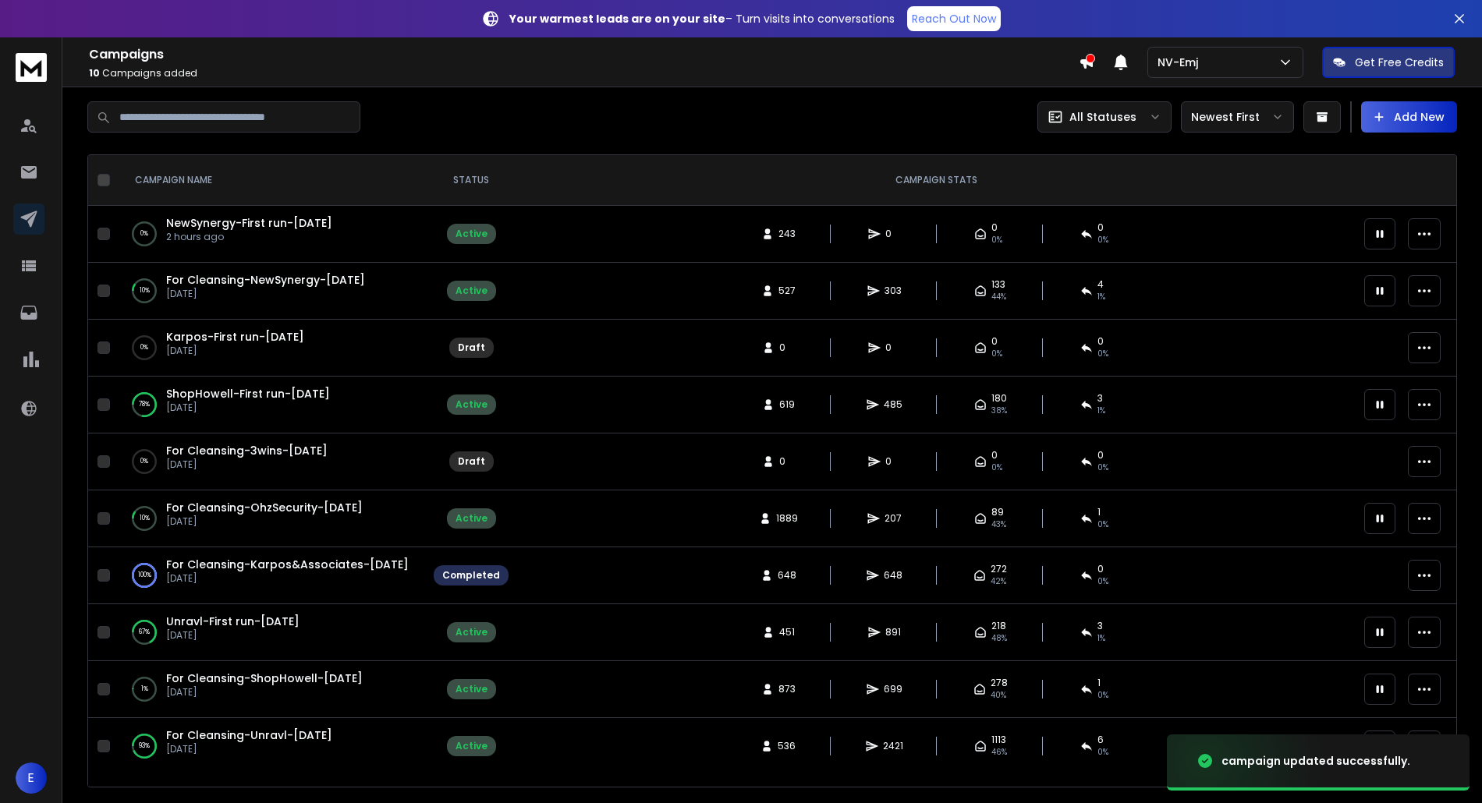
click at [356, 400] on div "78 % ShopHowell-First run-[DATE][DATE]" at bounding box center [270, 404] width 277 height 37
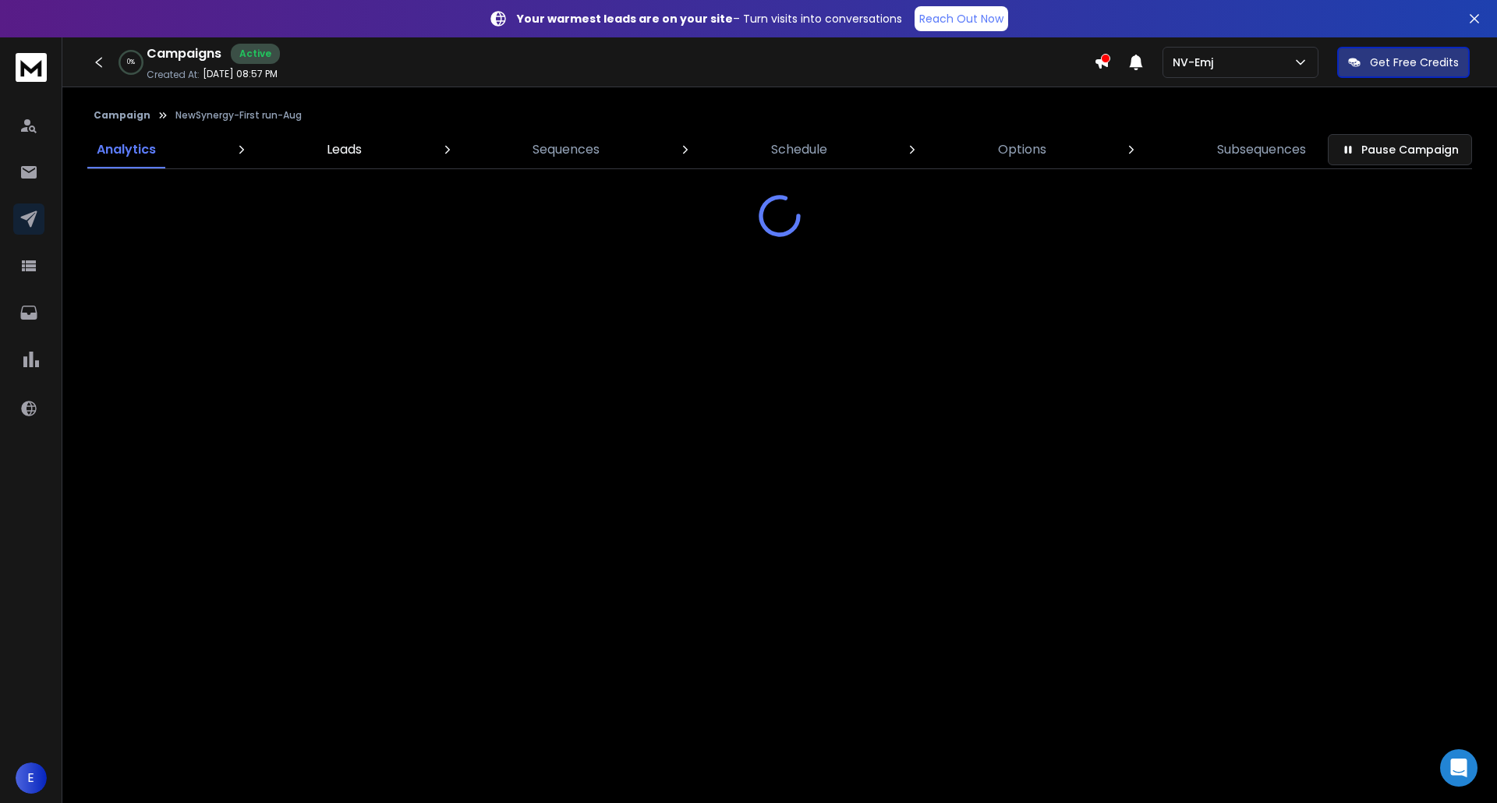
click at [353, 151] on p "Leads" at bounding box center [344, 149] width 35 height 19
click at [1240, 148] on p "Subsequences" at bounding box center [1261, 149] width 89 height 19
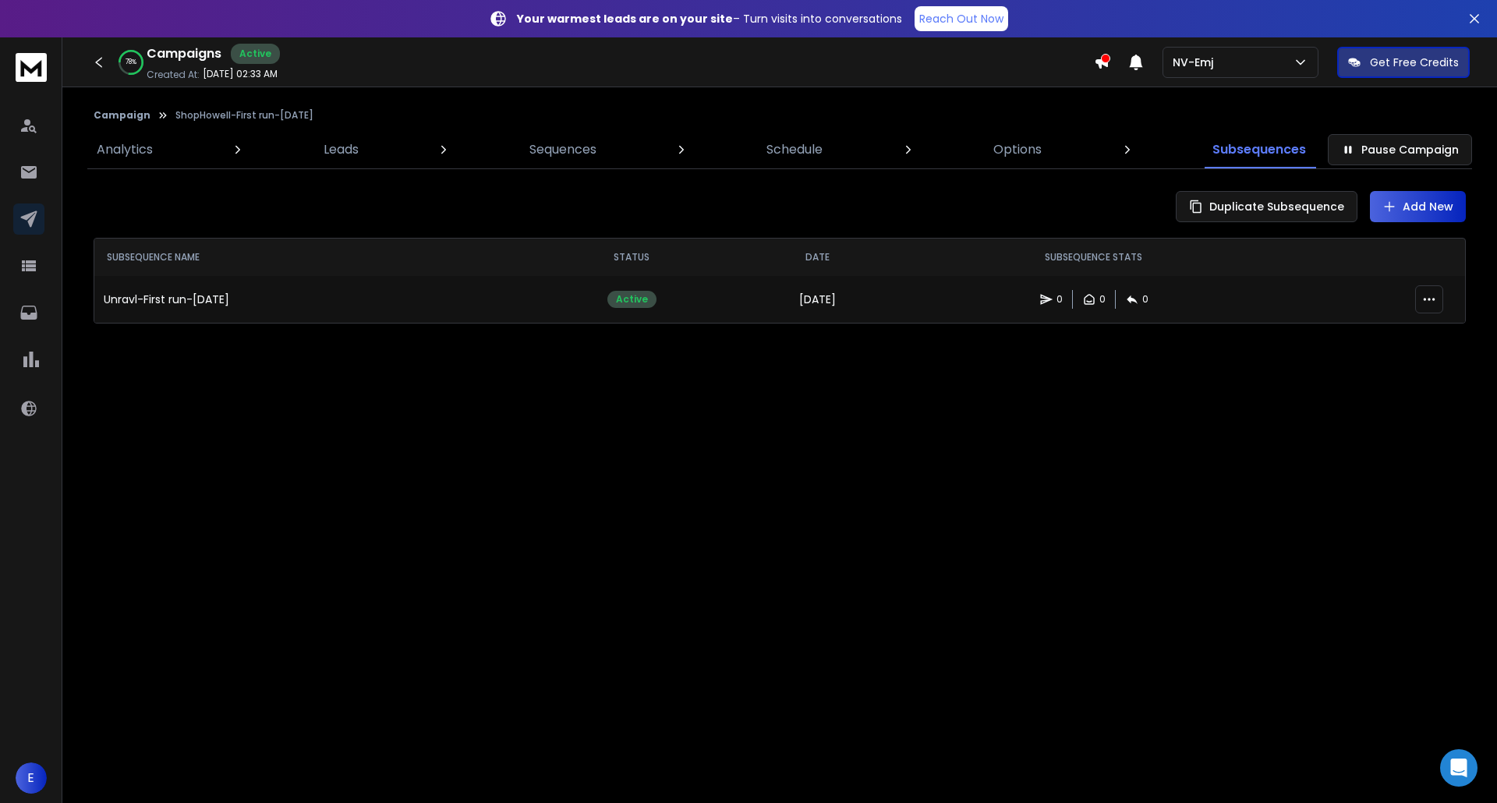
click at [852, 299] on td "[DATE]" at bounding box center [817, 299] width 167 height 47
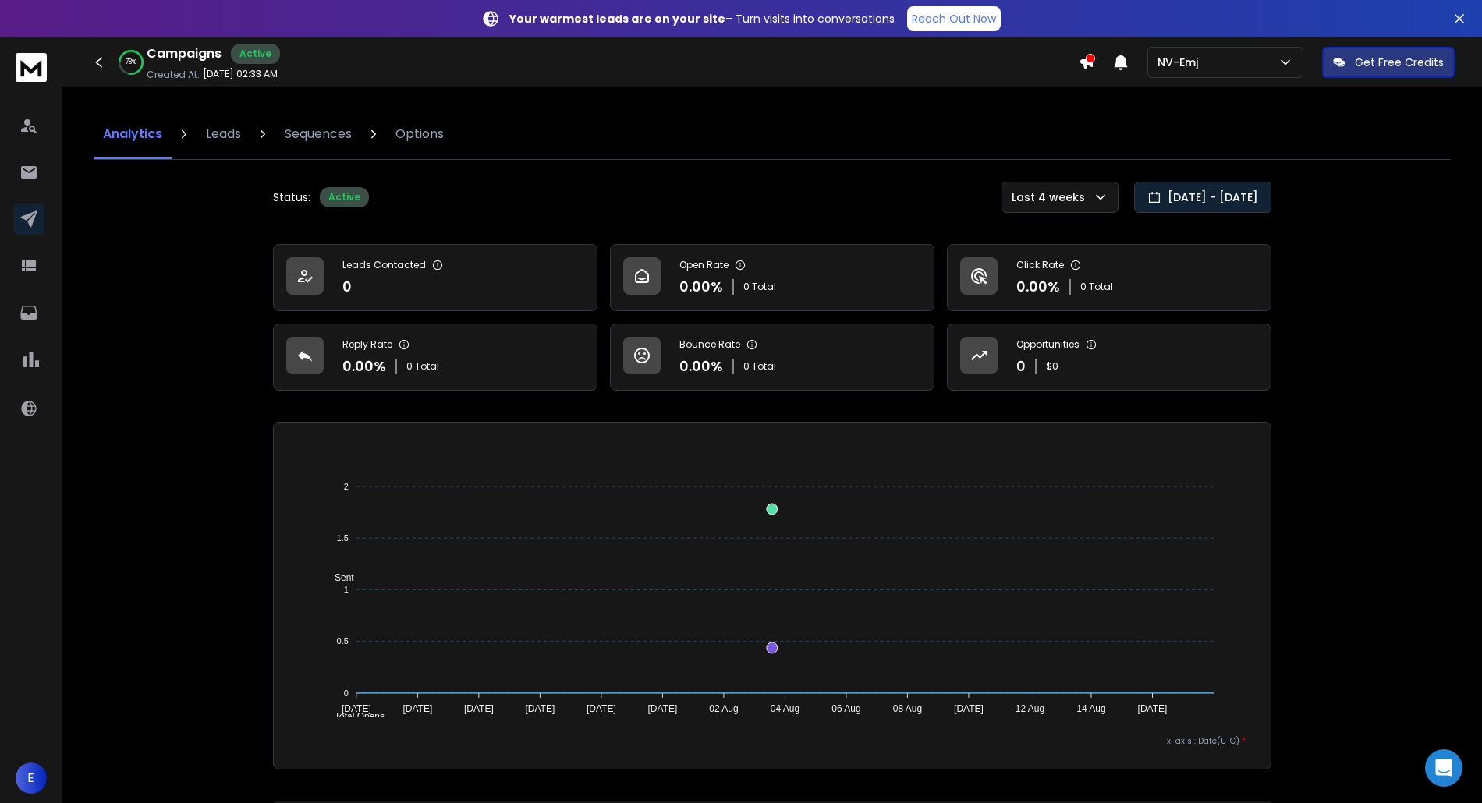
click at [1201, 200] on button "[DATE] - [DATE]" at bounding box center [1202, 197] width 137 height 31
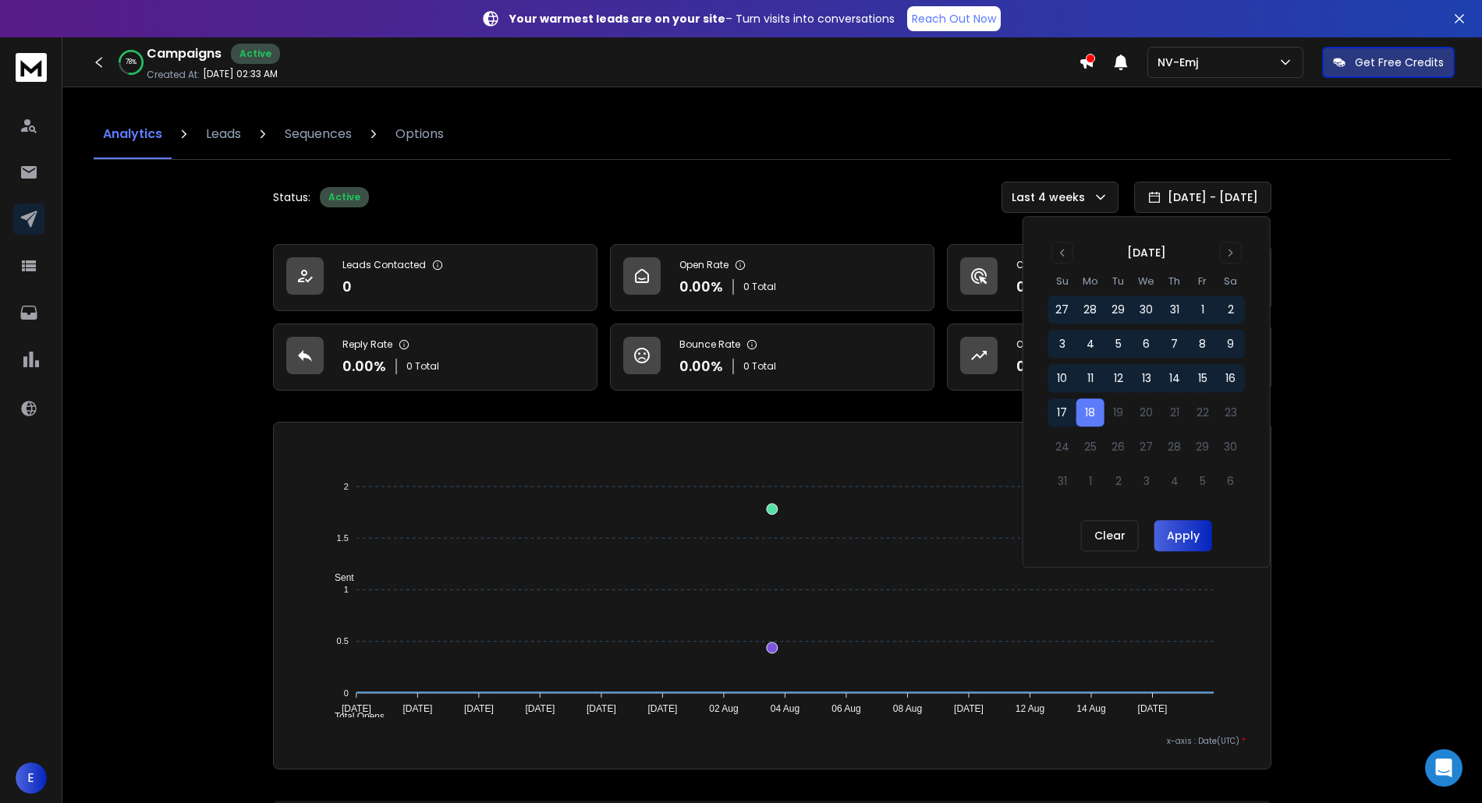
click at [1090, 416] on button "18" at bounding box center [1090, 413] width 28 height 28
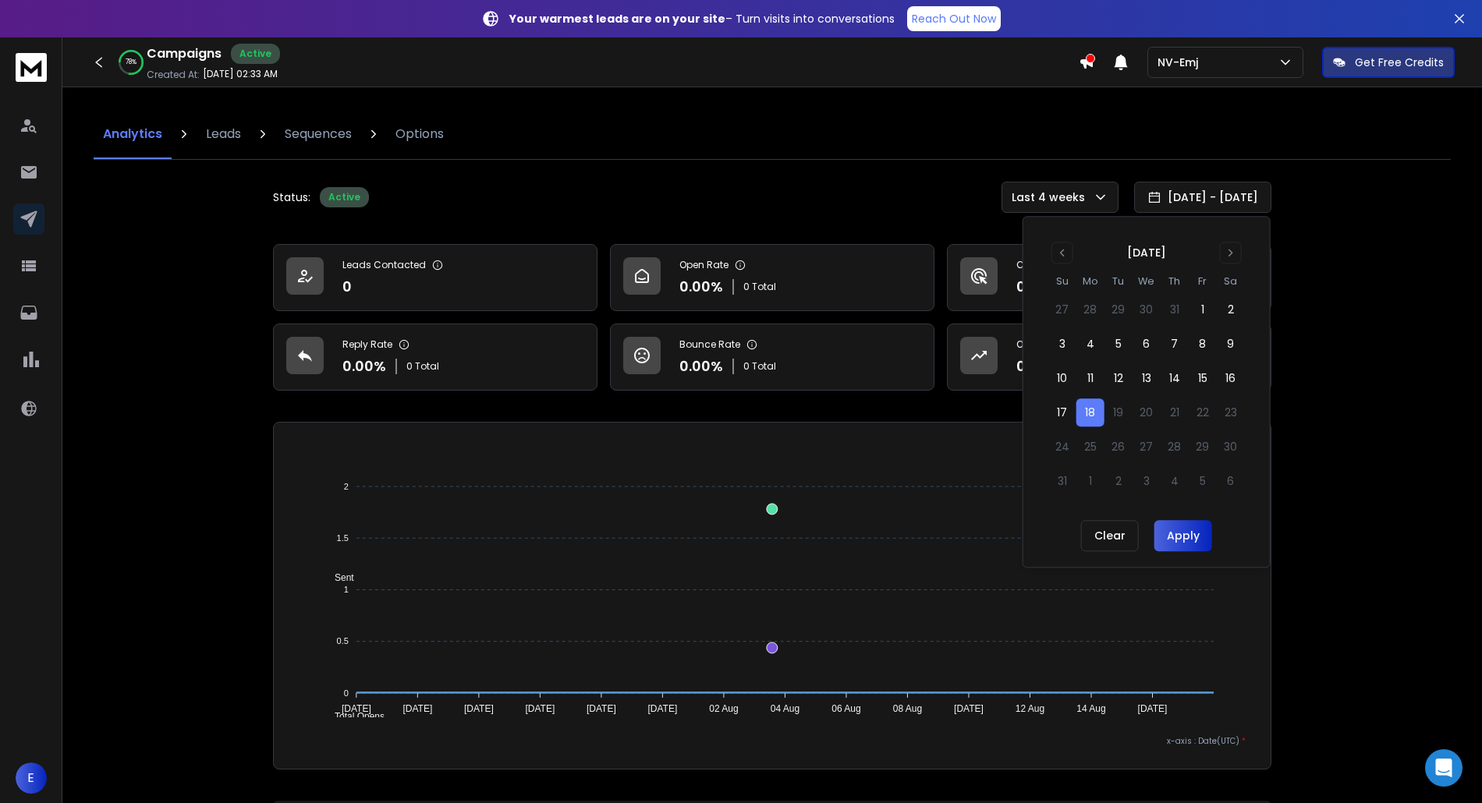
click at [1090, 416] on button "18" at bounding box center [1090, 413] width 28 height 28
click at [1187, 537] on button "Apply" at bounding box center [1183, 536] width 58 height 31
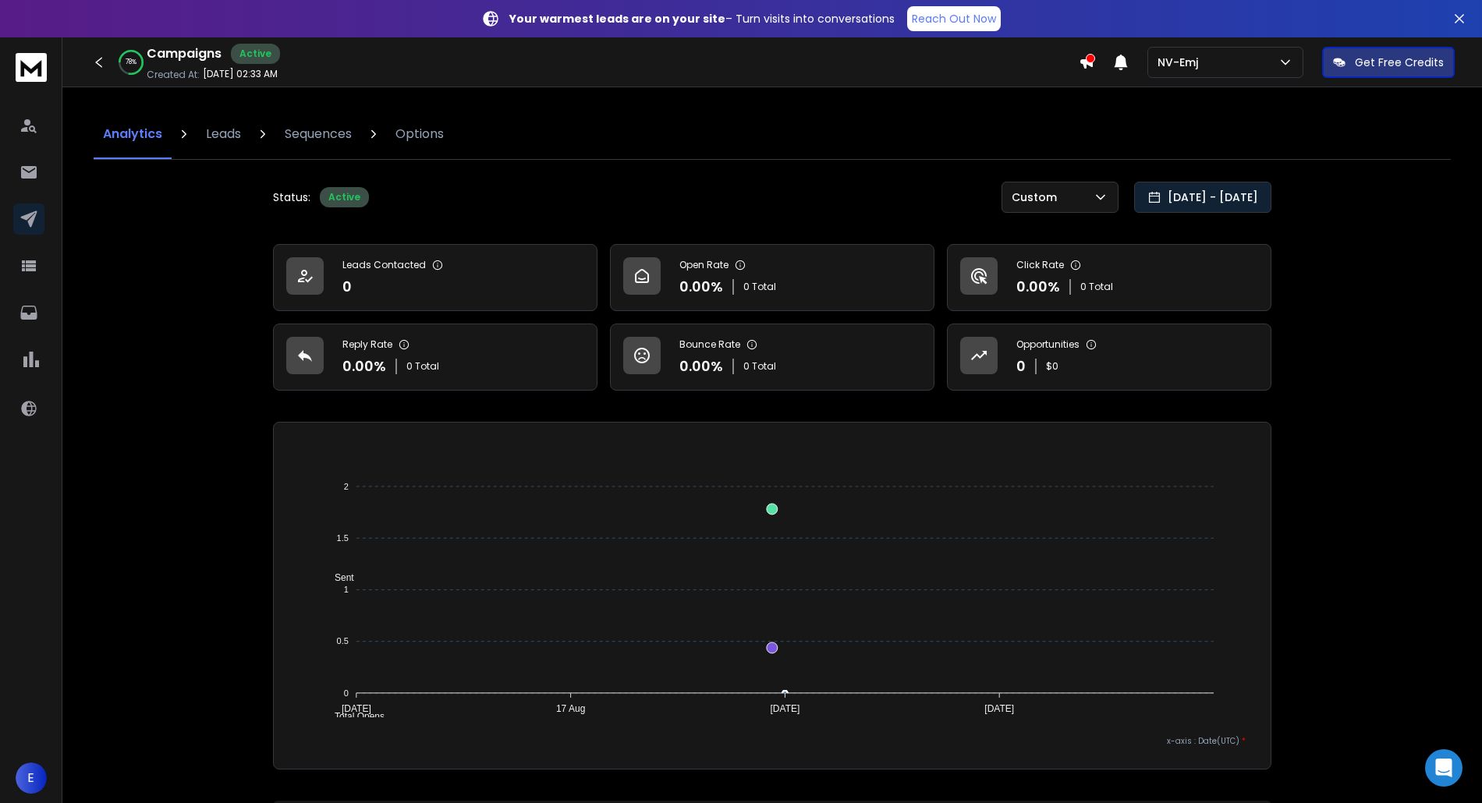
click at [1146, 193] on button "[DATE] - [DATE]" at bounding box center [1202, 197] width 137 height 31
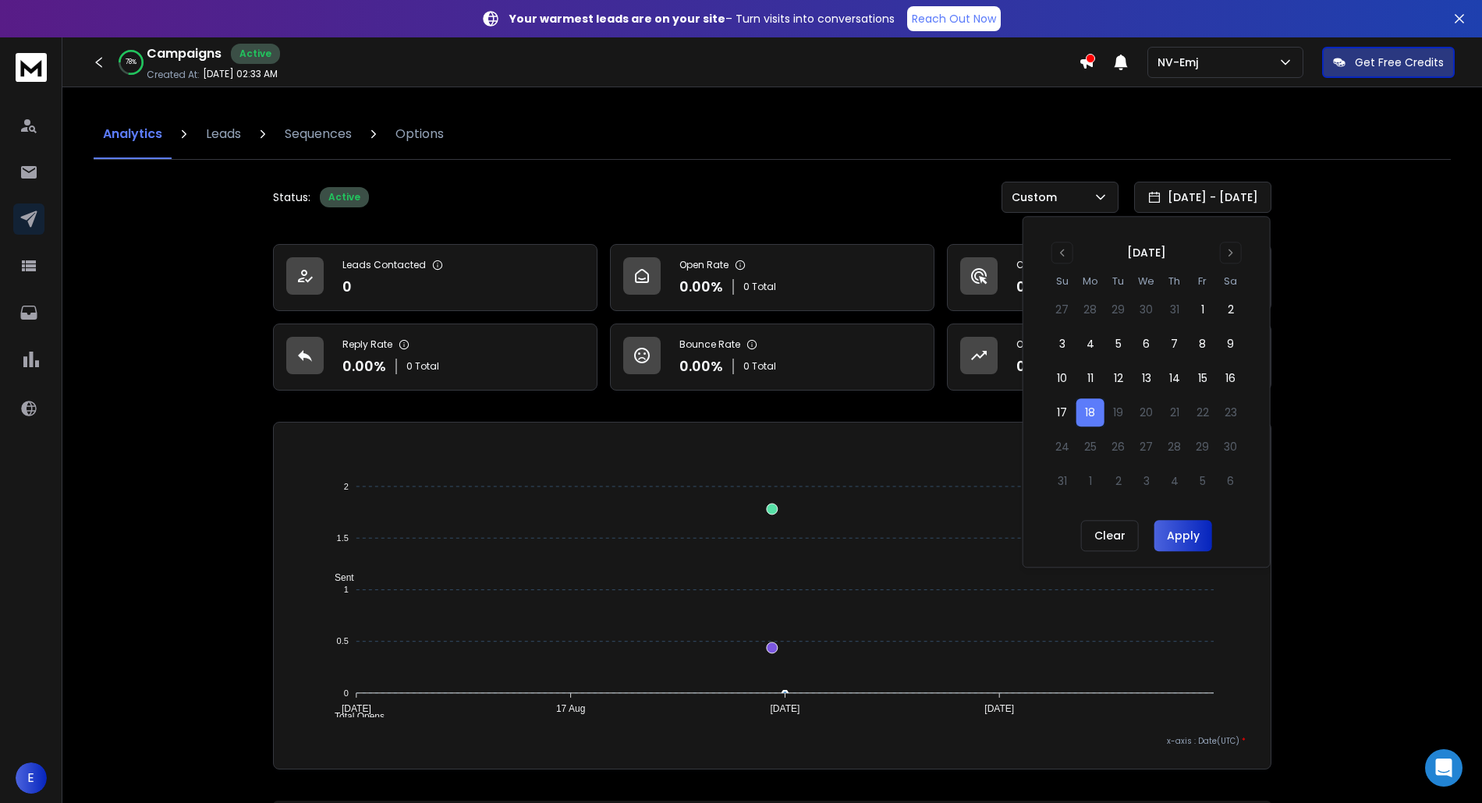
click at [1096, 409] on button "18" at bounding box center [1090, 413] width 28 height 28
click at [1209, 537] on button "Apply" at bounding box center [1183, 536] width 58 height 31
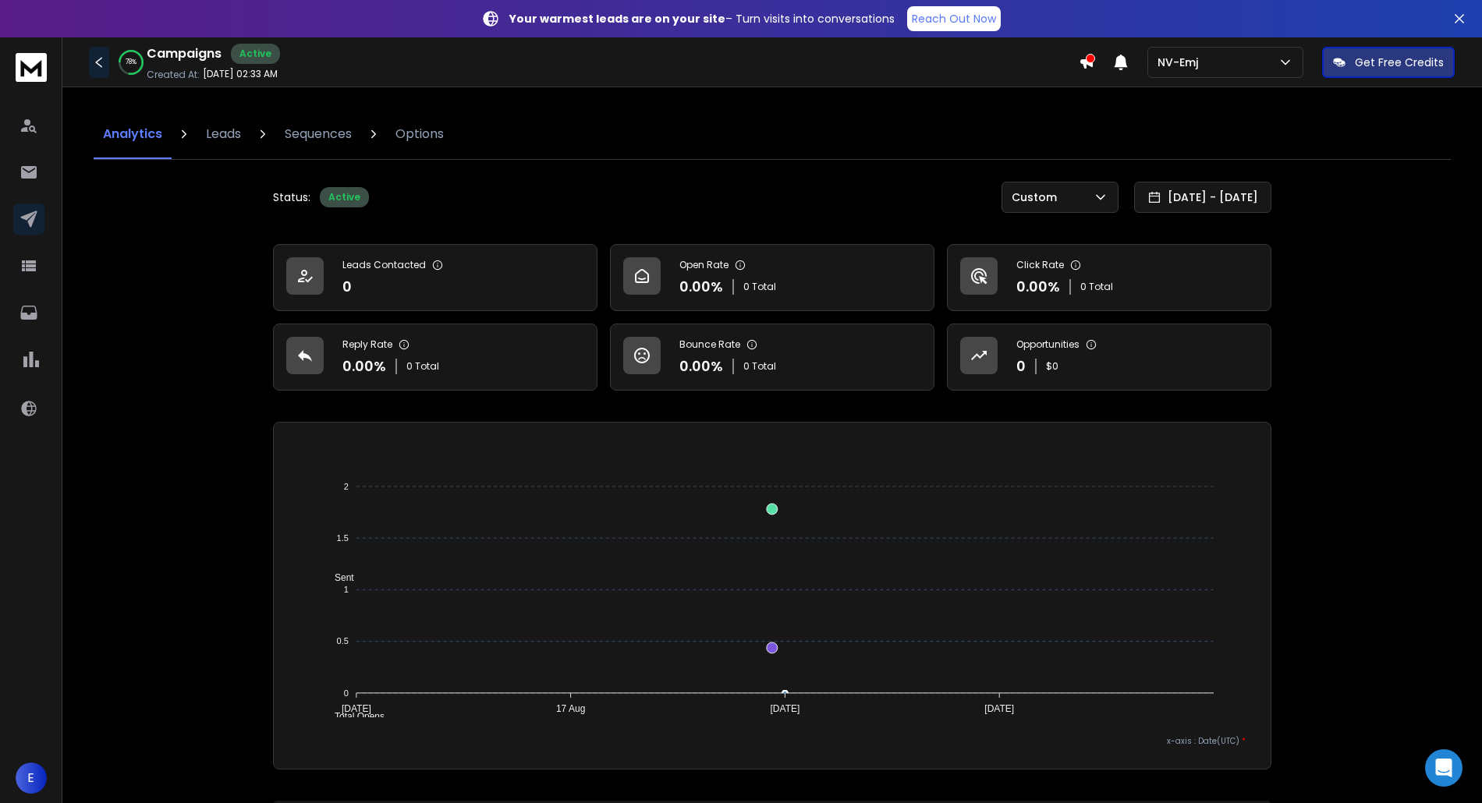
click at [97, 66] on icon at bounding box center [99, 62] width 14 height 14
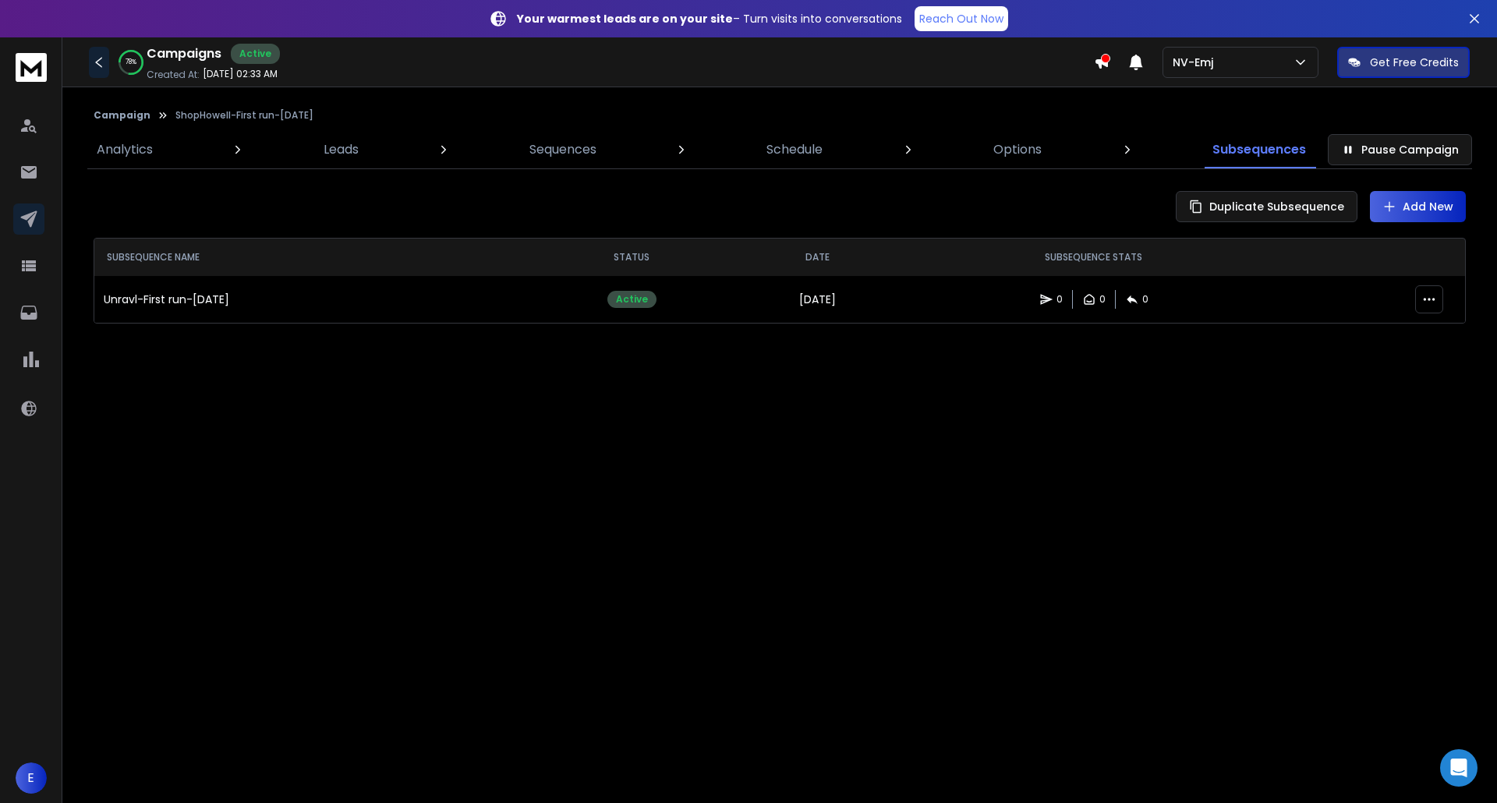
click at [108, 69] on button at bounding box center [99, 62] width 20 height 31
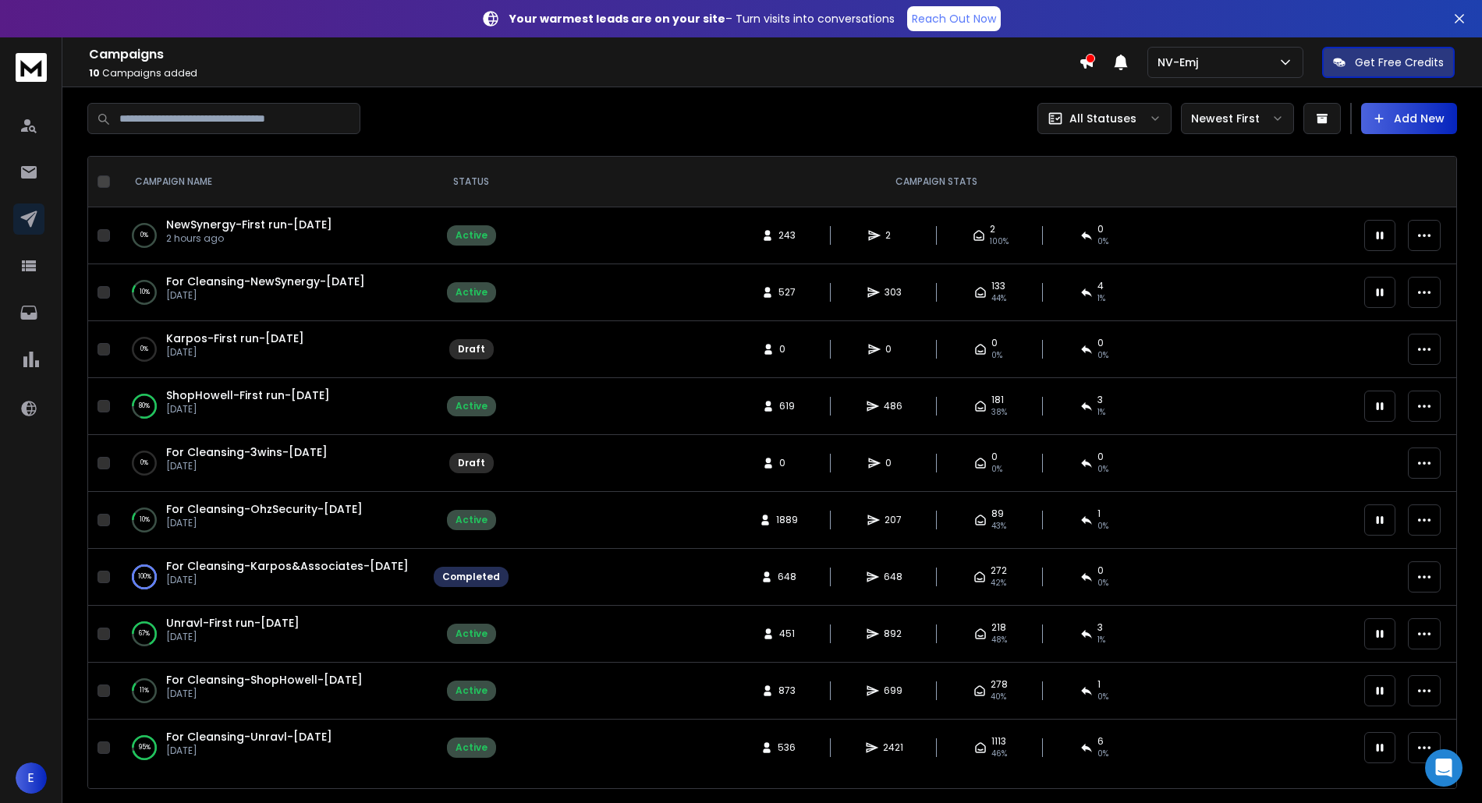
click at [298, 240] on p "2 hours ago" at bounding box center [249, 238] width 166 height 12
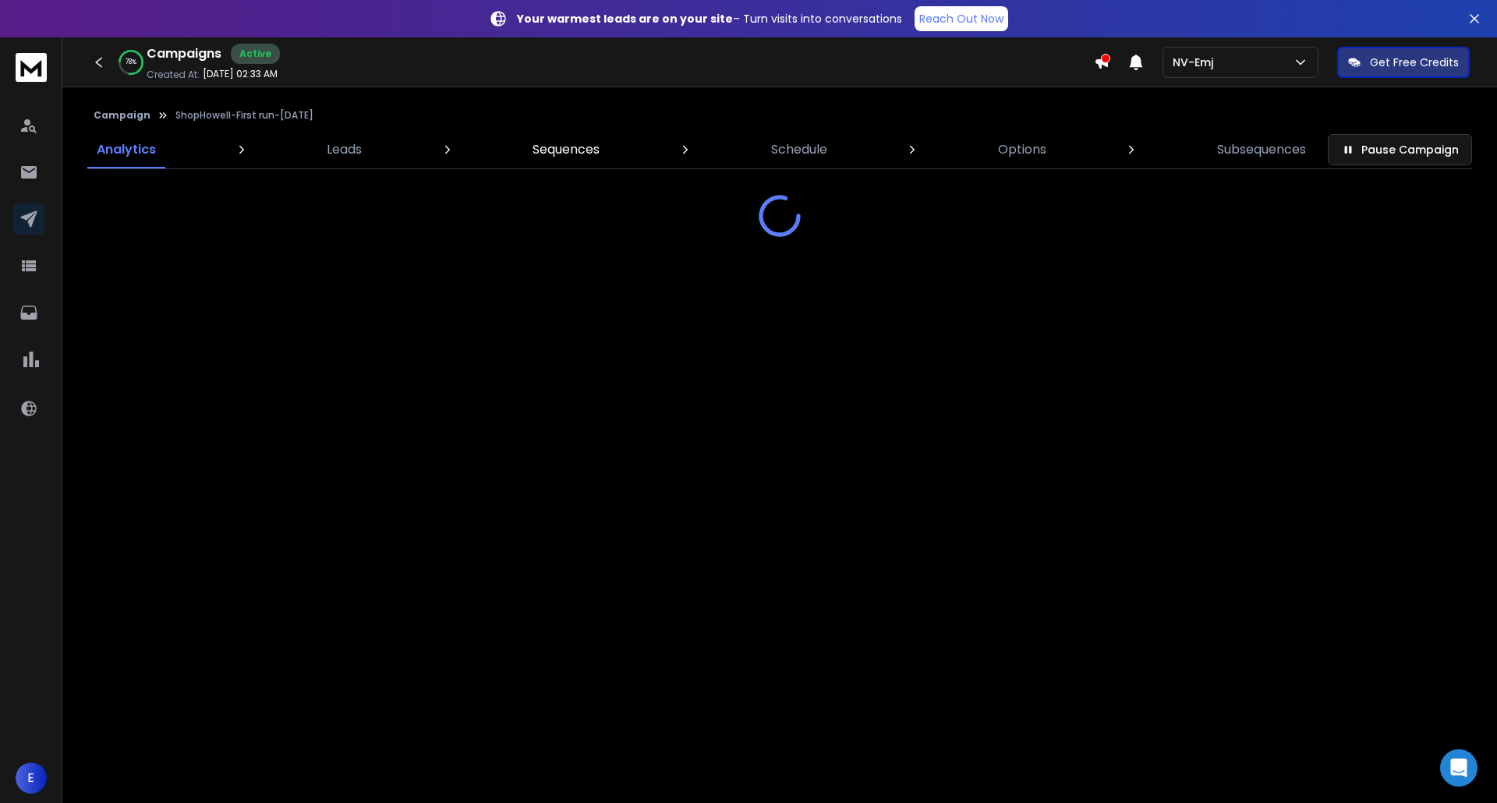
click at [574, 163] on link "Sequences" at bounding box center [566, 149] width 86 height 37
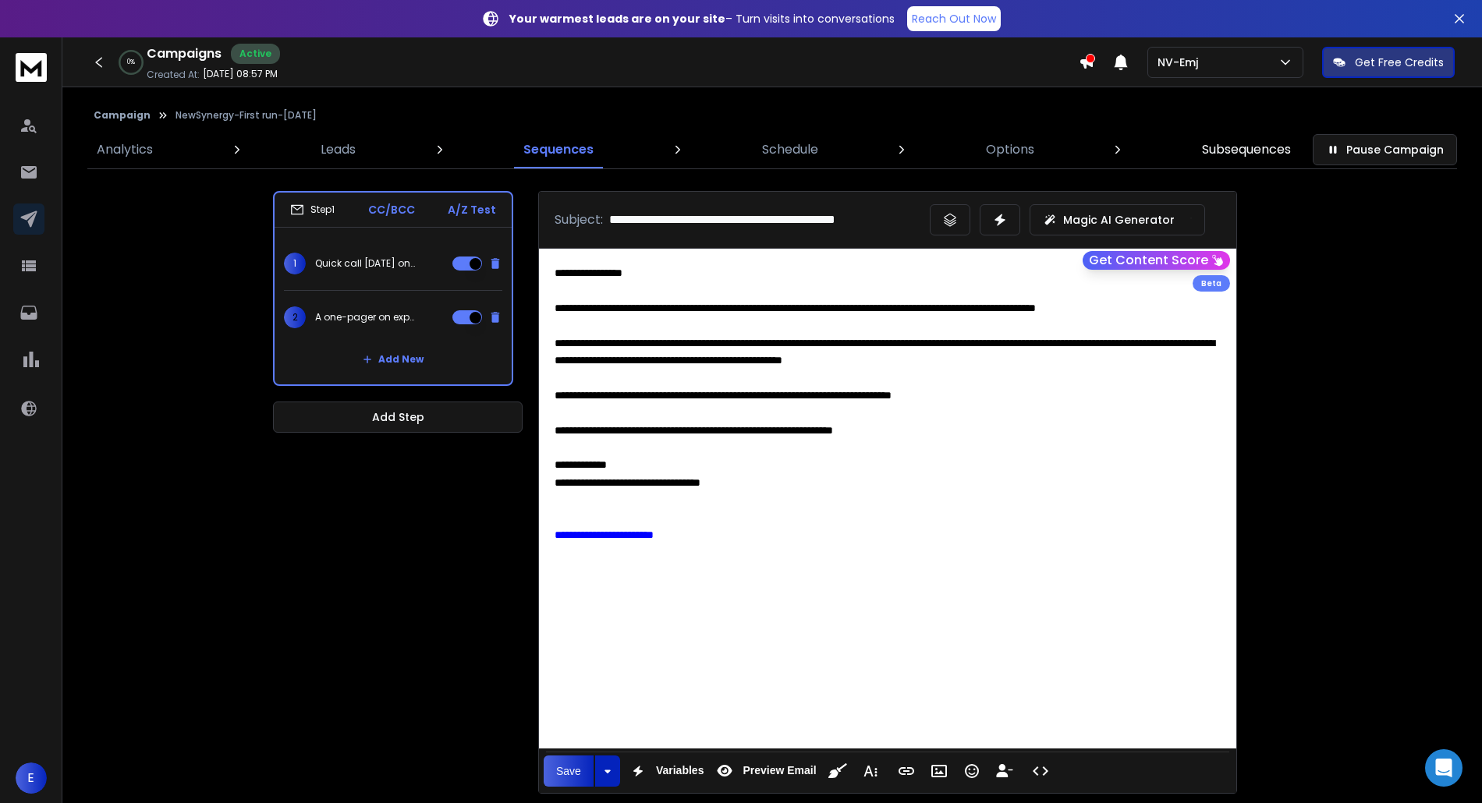
click at [1207, 156] on p "Subsequences" at bounding box center [1246, 149] width 89 height 19
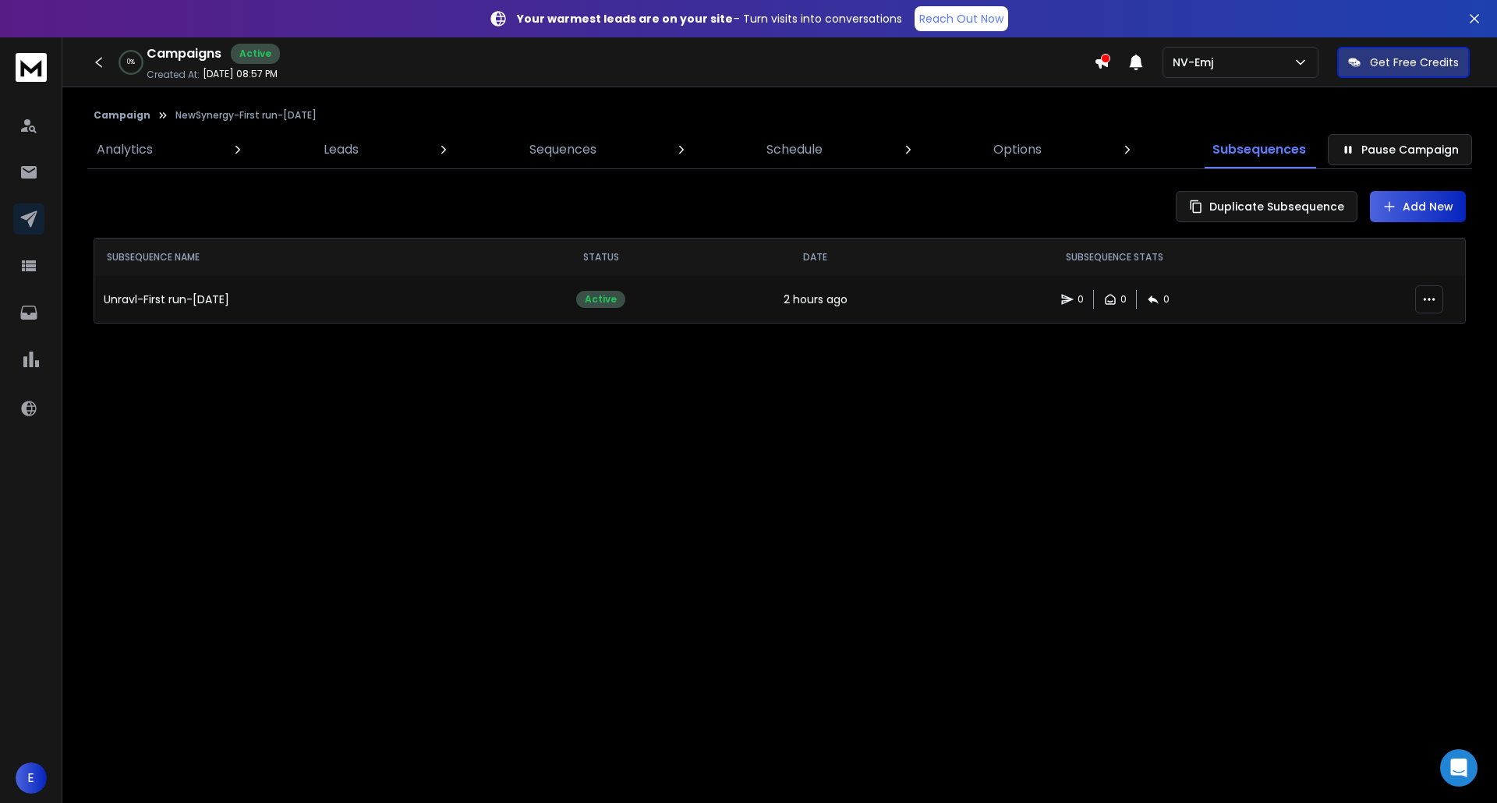
click at [725, 313] on td "2 hours ago" at bounding box center [816, 299] width 236 height 47
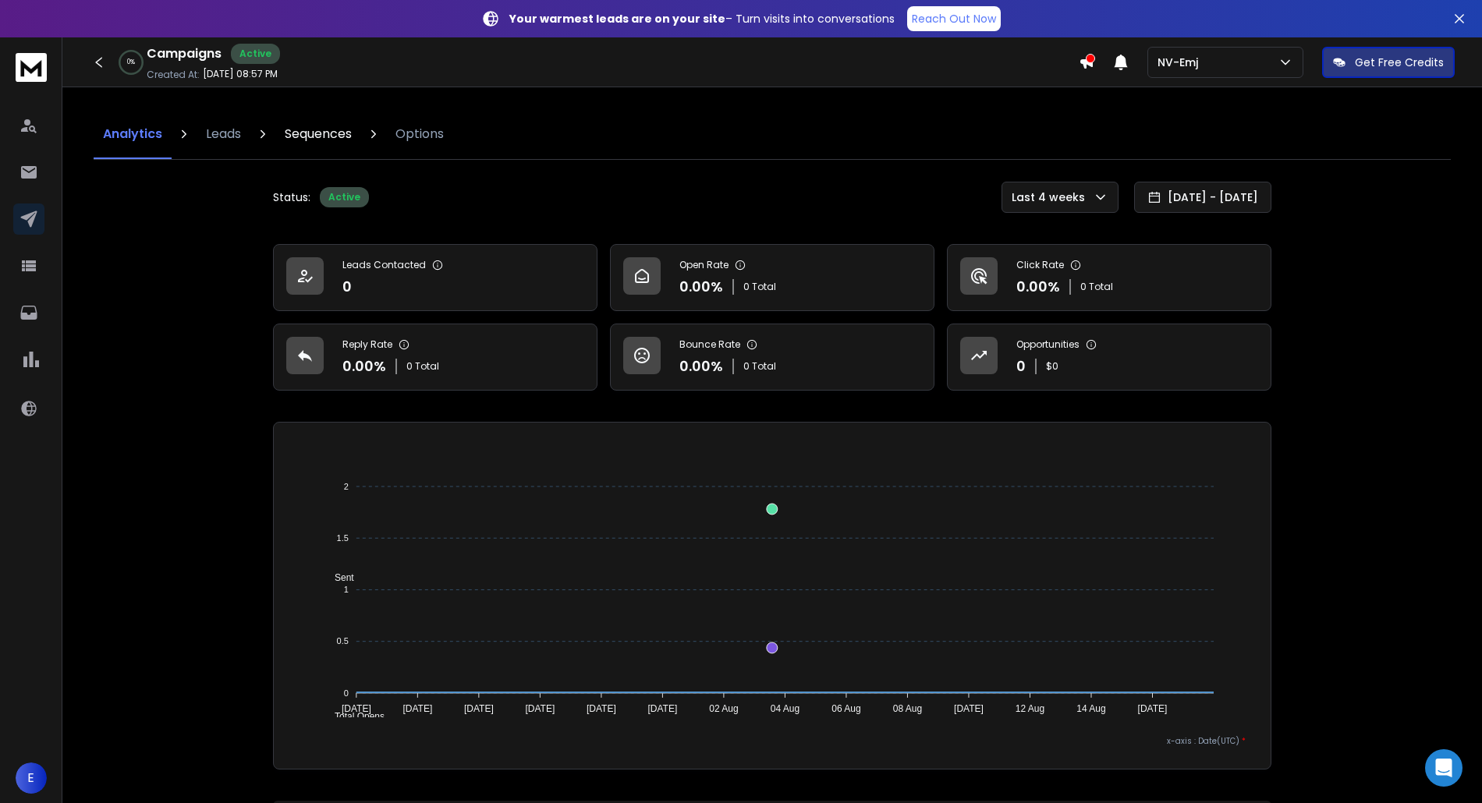
click at [335, 142] on p "Sequences" at bounding box center [318, 134] width 67 height 19
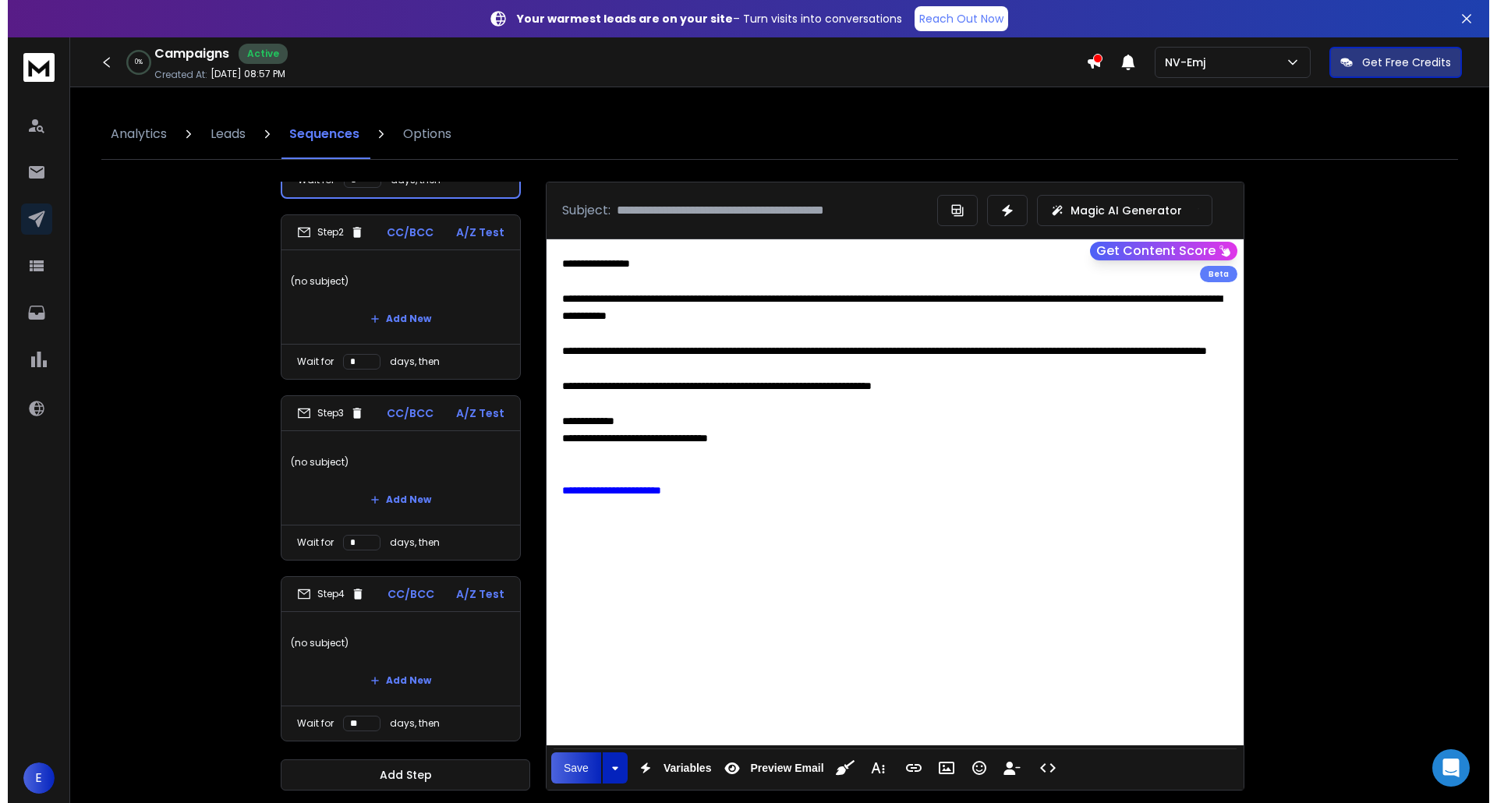
scroll to position [207, 0]
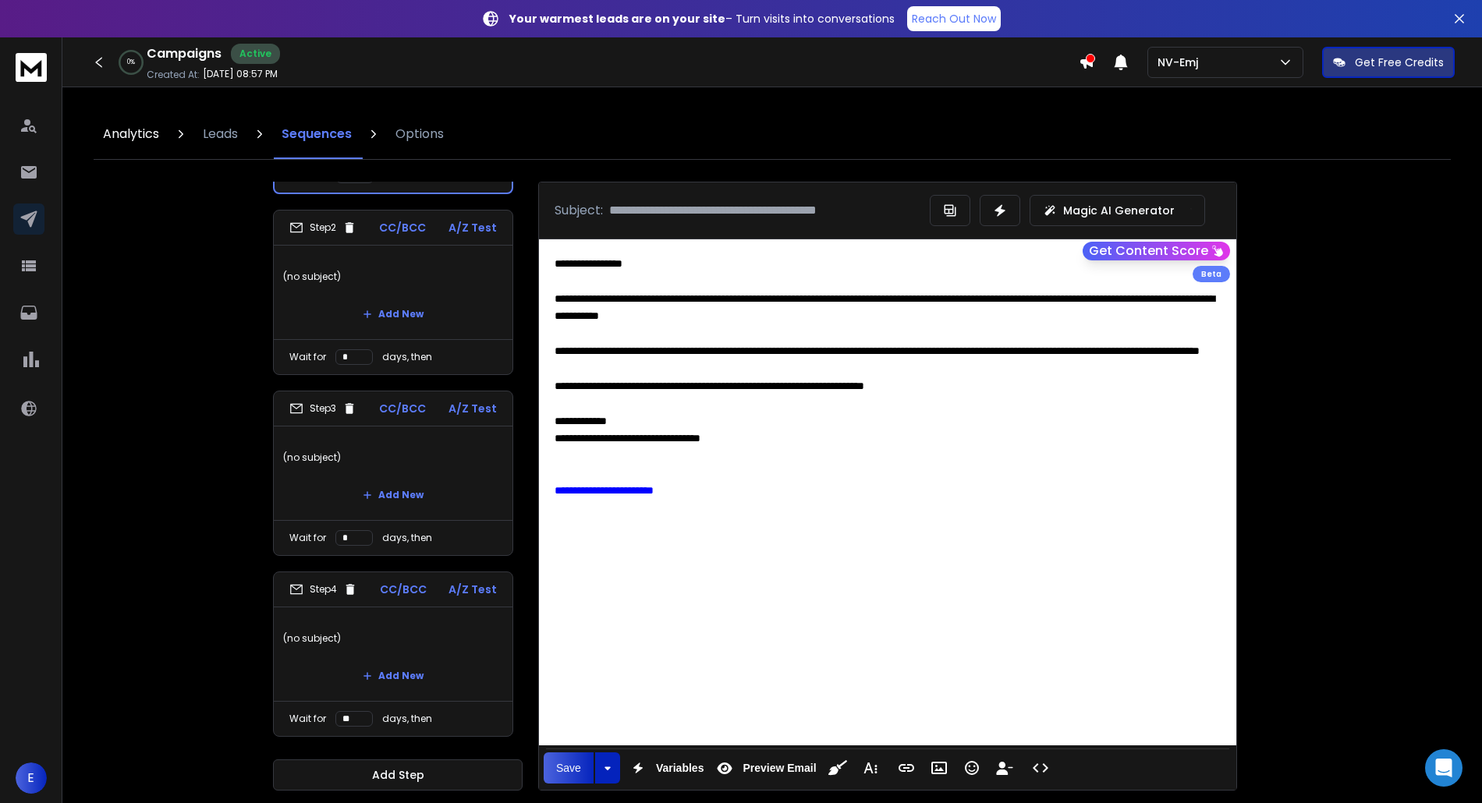
click at [129, 129] on p "Analytics" at bounding box center [131, 134] width 56 height 19
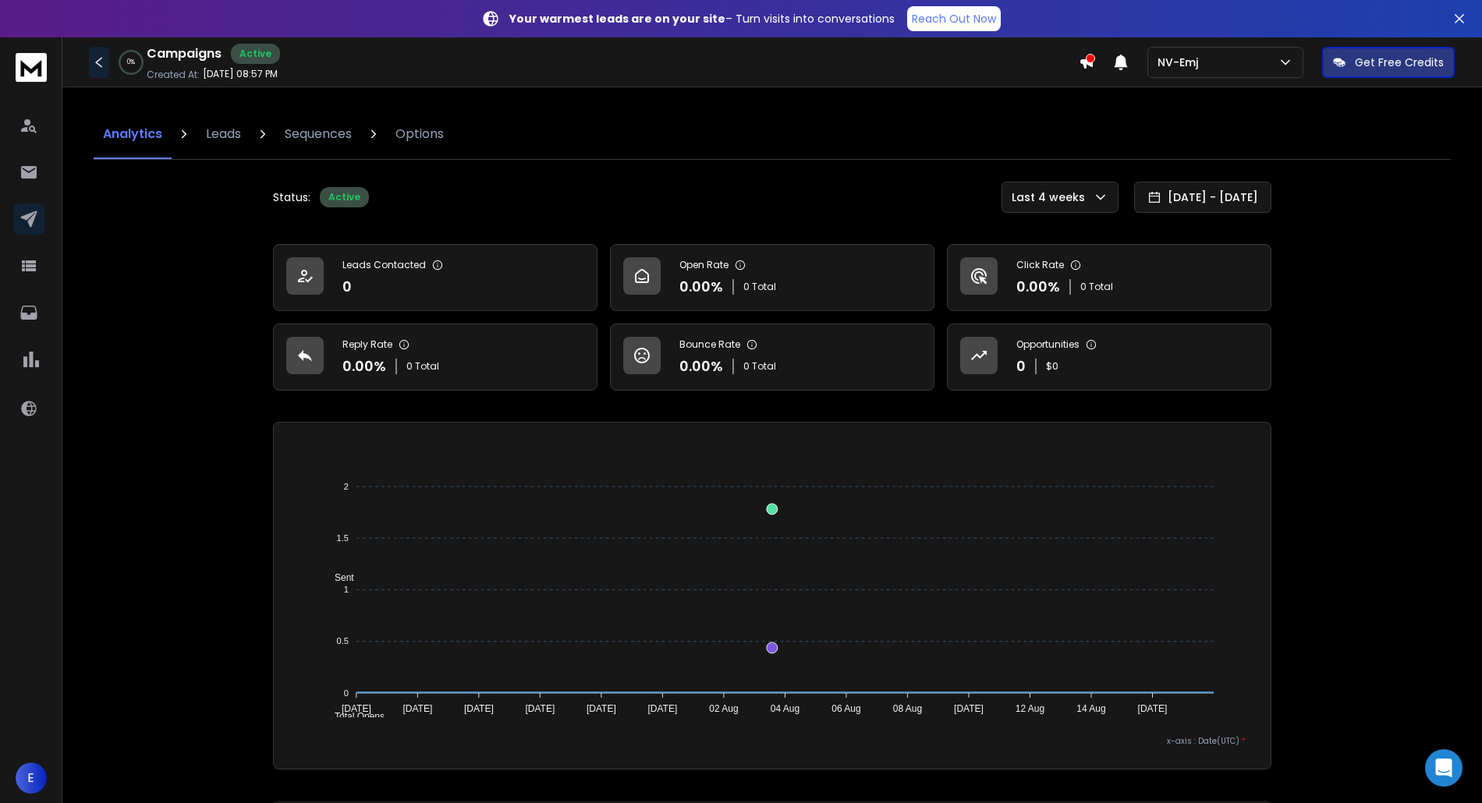
click at [94, 60] on icon at bounding box center [99, 62] width 14 height 14
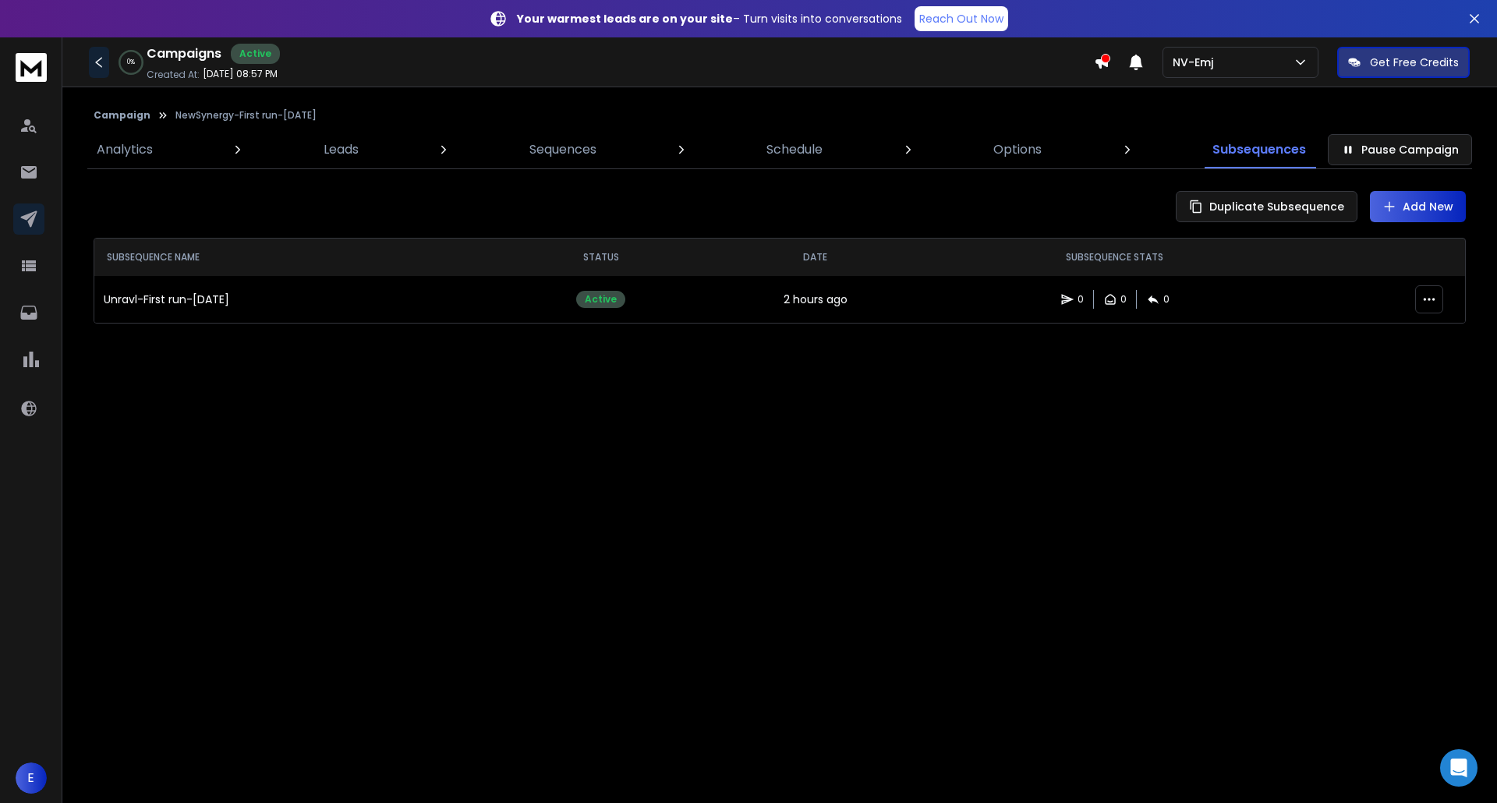
click at [101, 66] on icon at bounding box center [99, 62] width 14 height 14
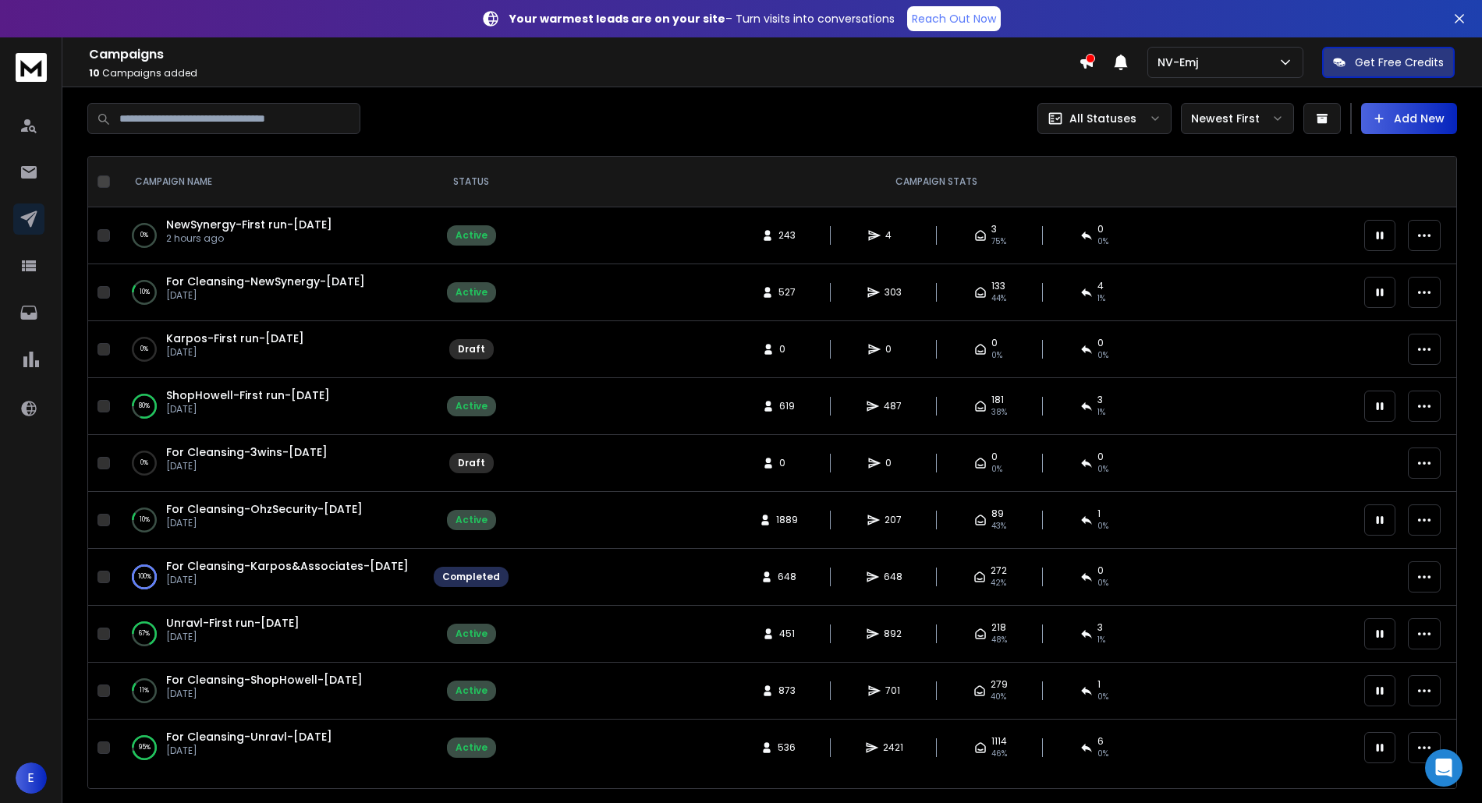
click at [369, 251] on div "0 % NewSynergy-First run-[DATE] 2 hours ago" at bounding box center [270, 235] width 277 height 37
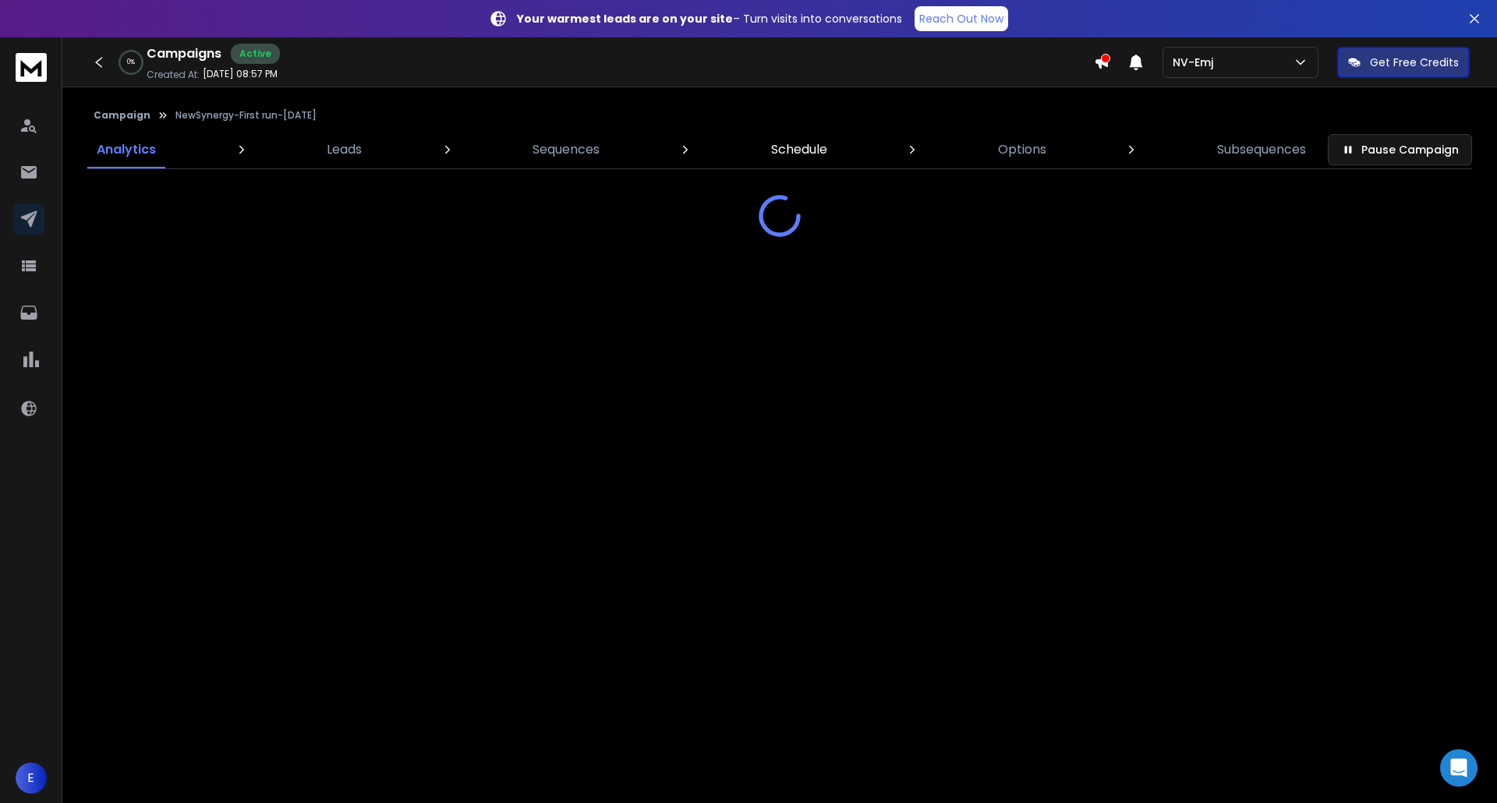
click at [812, 147] on p "Schedule" at bounding box center [799, 149] width 56 height 19
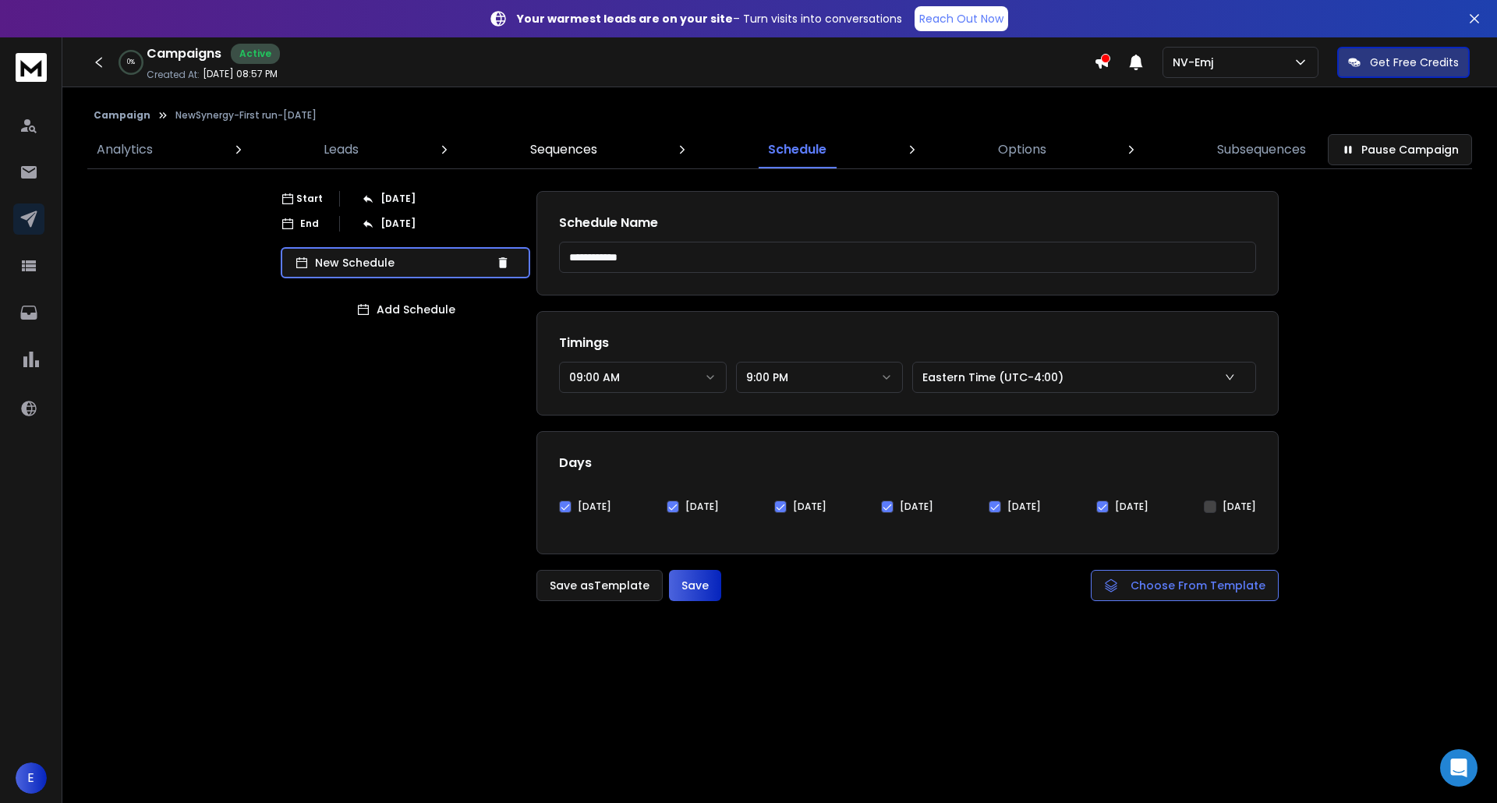
click at [568, 157] on p "Sequences" at bounding box center [563, 149] width 67 height 19
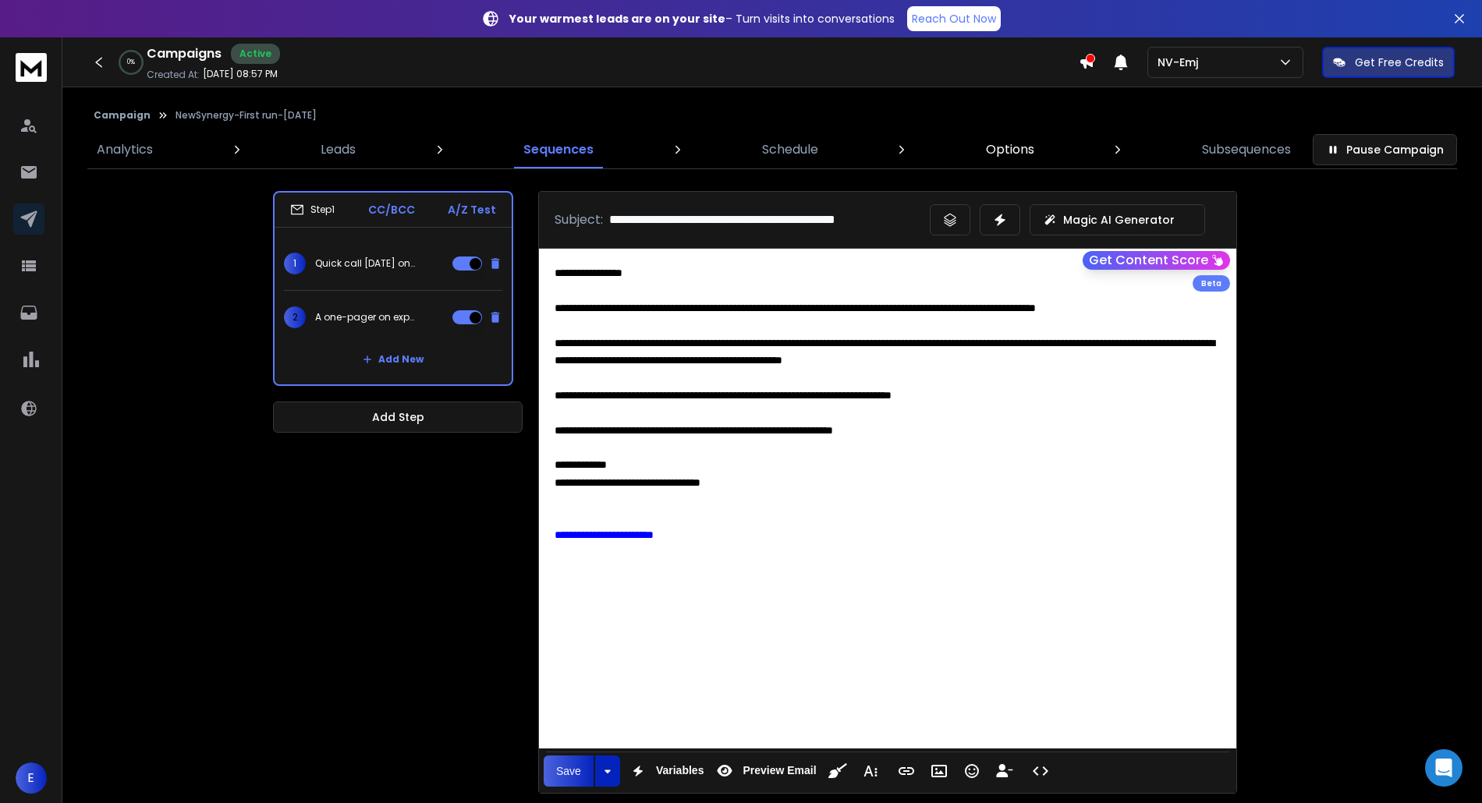
click at [990, 150] on p "Options" at bounding box center [1010, 149] width 48 height 19
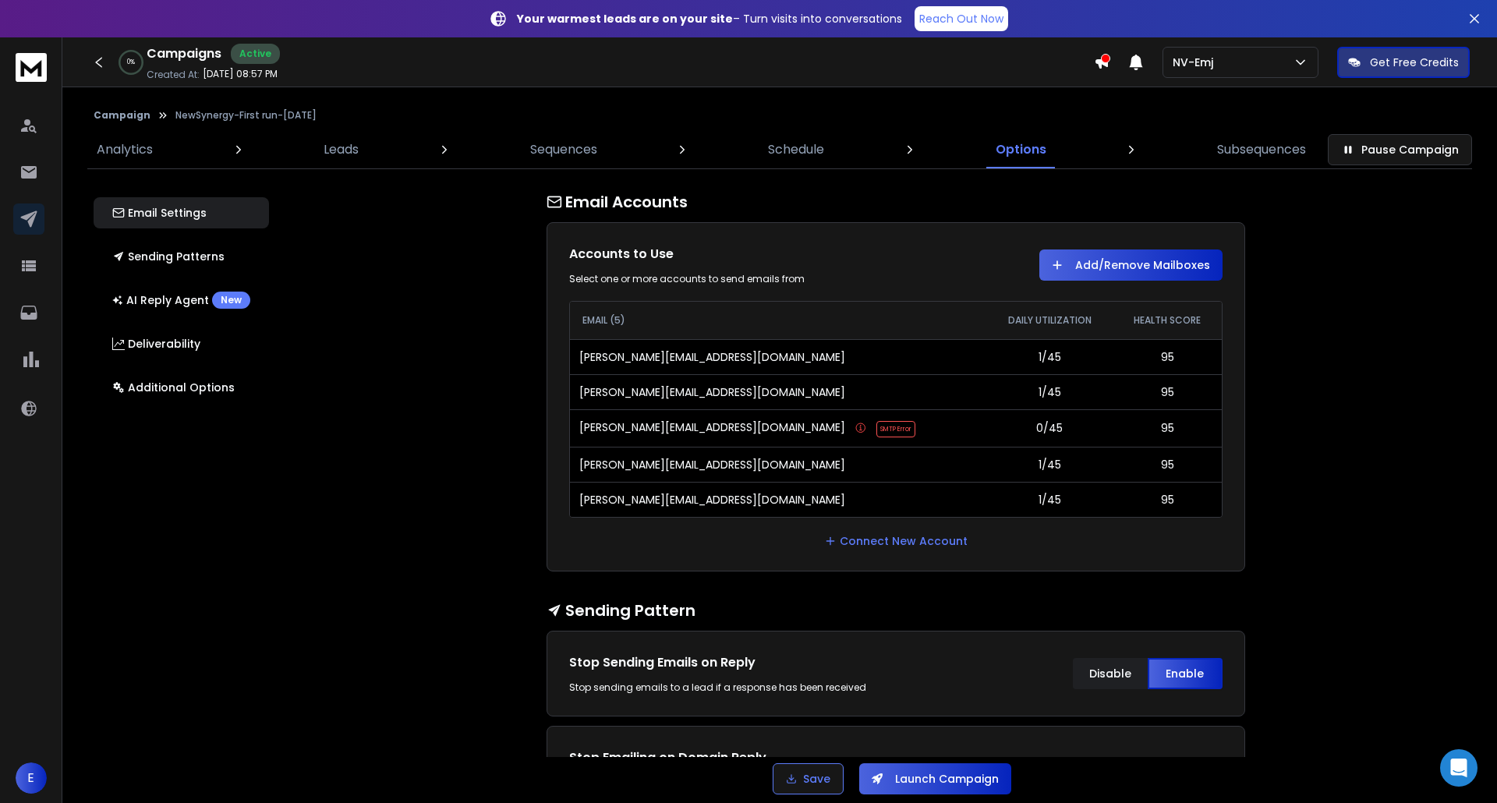
click at [1150, 263] on button "Add/Remove Mailboxes" at bounding box center [1131, 265] width 183 height 31
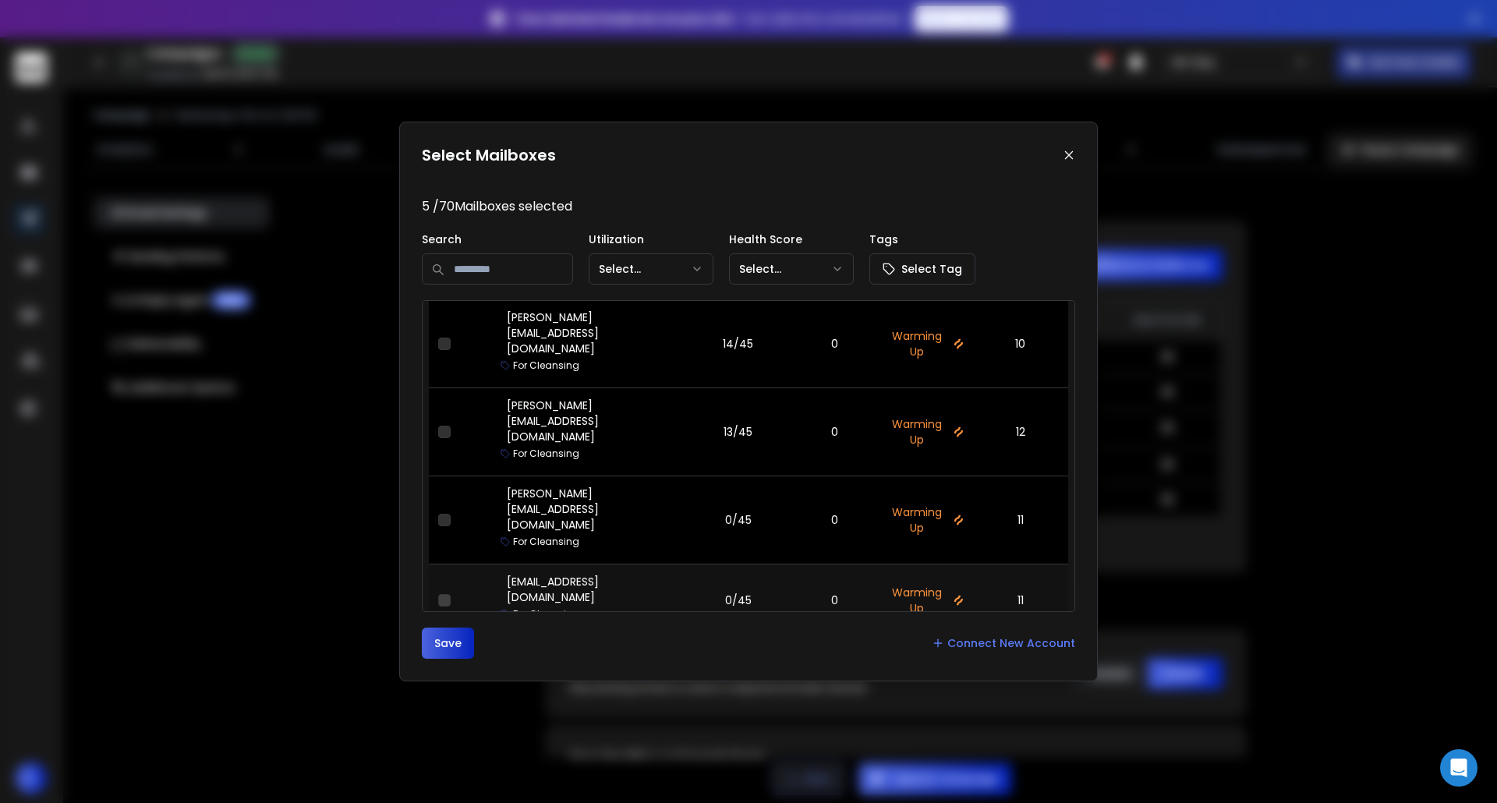
scroll to position [312, 0]
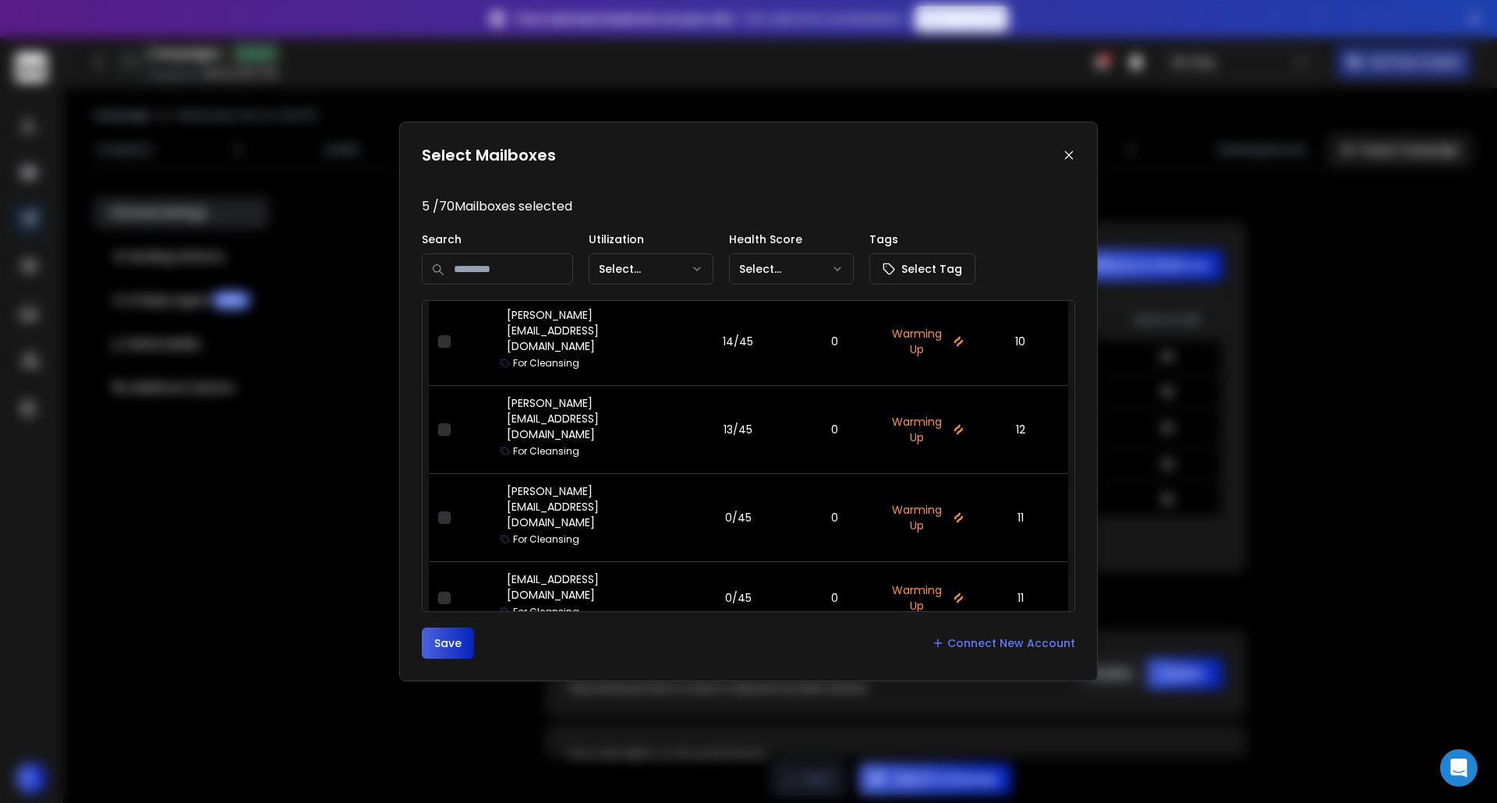
click at [503, 260] on input at bounding box center [497, 268] width 151 height 31
click at [438, 269] on icon at bounding box center [438, 270] width 14 height 14
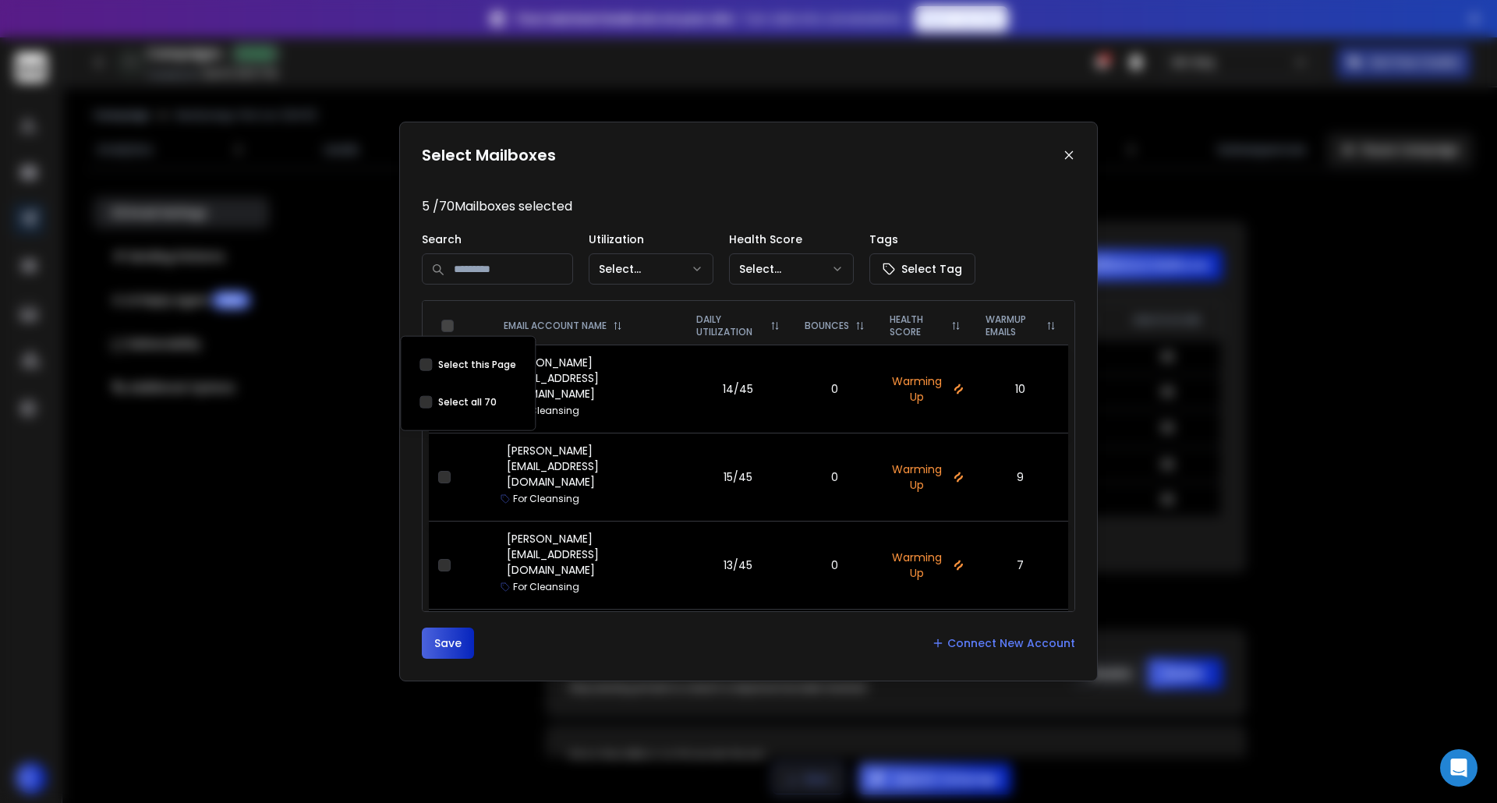
click at [448, 321] on button "Select this Page" at bounding box center [447, 326] width 12 height 12
click at [421, 402] on button "Select this Page" at bounding box center [426, 402] width 12 height 12
click at [424, 402] on button "Select this Page" at bounding box center [426, 402] width 12 height 12
click at [541, 253] on div "Search" at bounding box center [497, 258] width 151 height 53
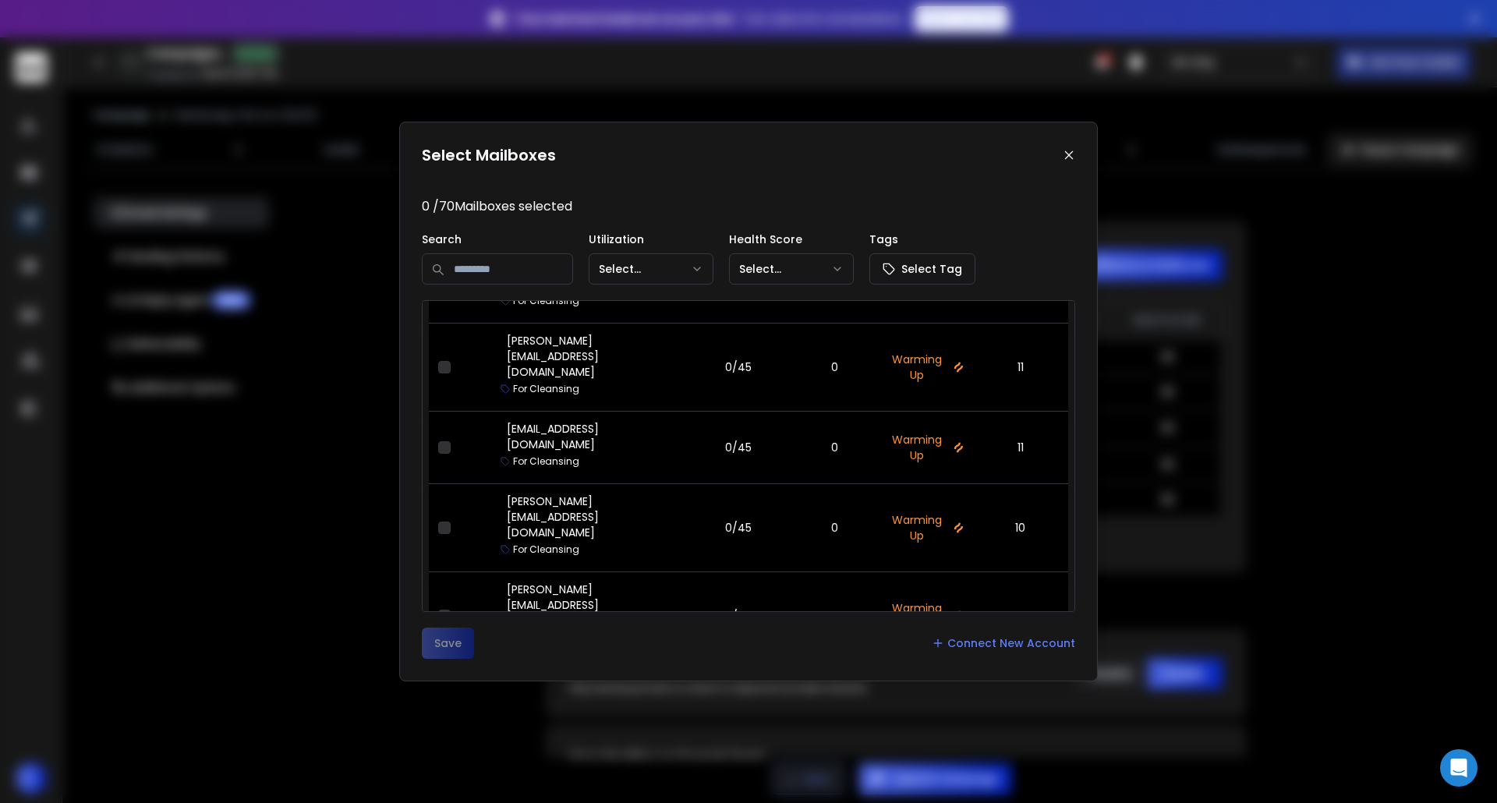
scroll to position [220, 0]
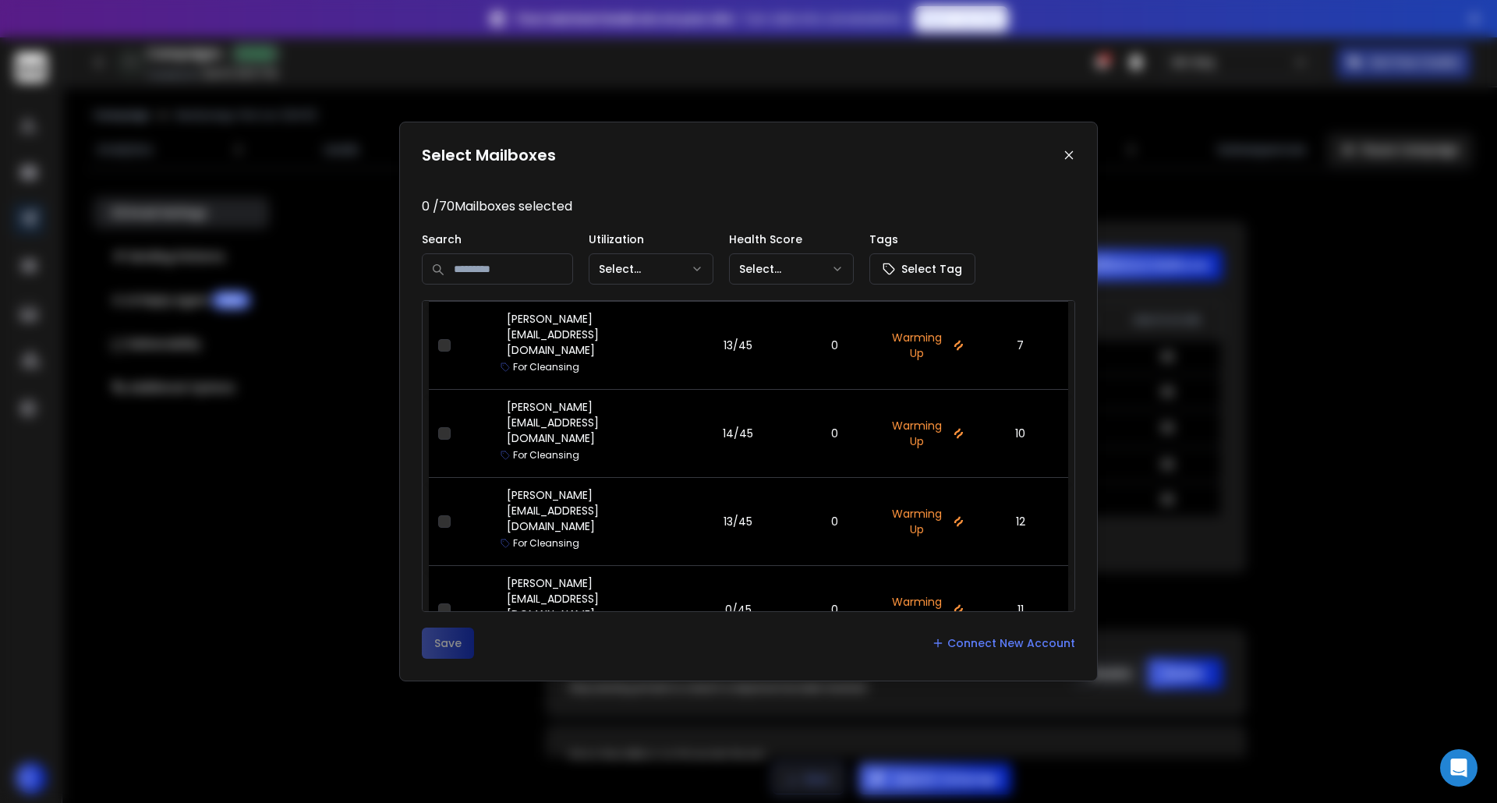
click at [518, 276] on input at bounding box center [497, 268] width 151 height 31
paste input "**********"
type input "**********"
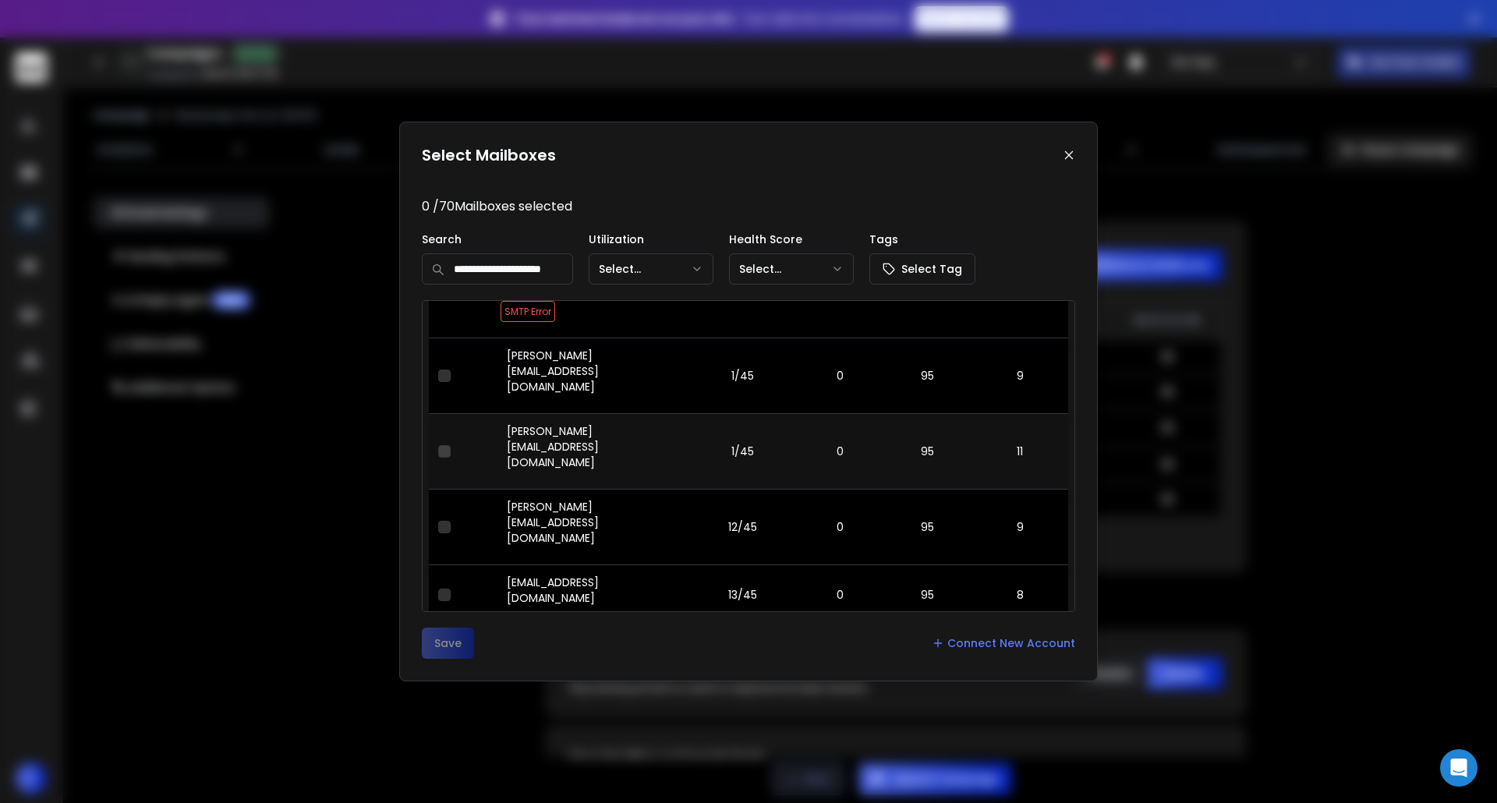
scroll to position [262, 0]
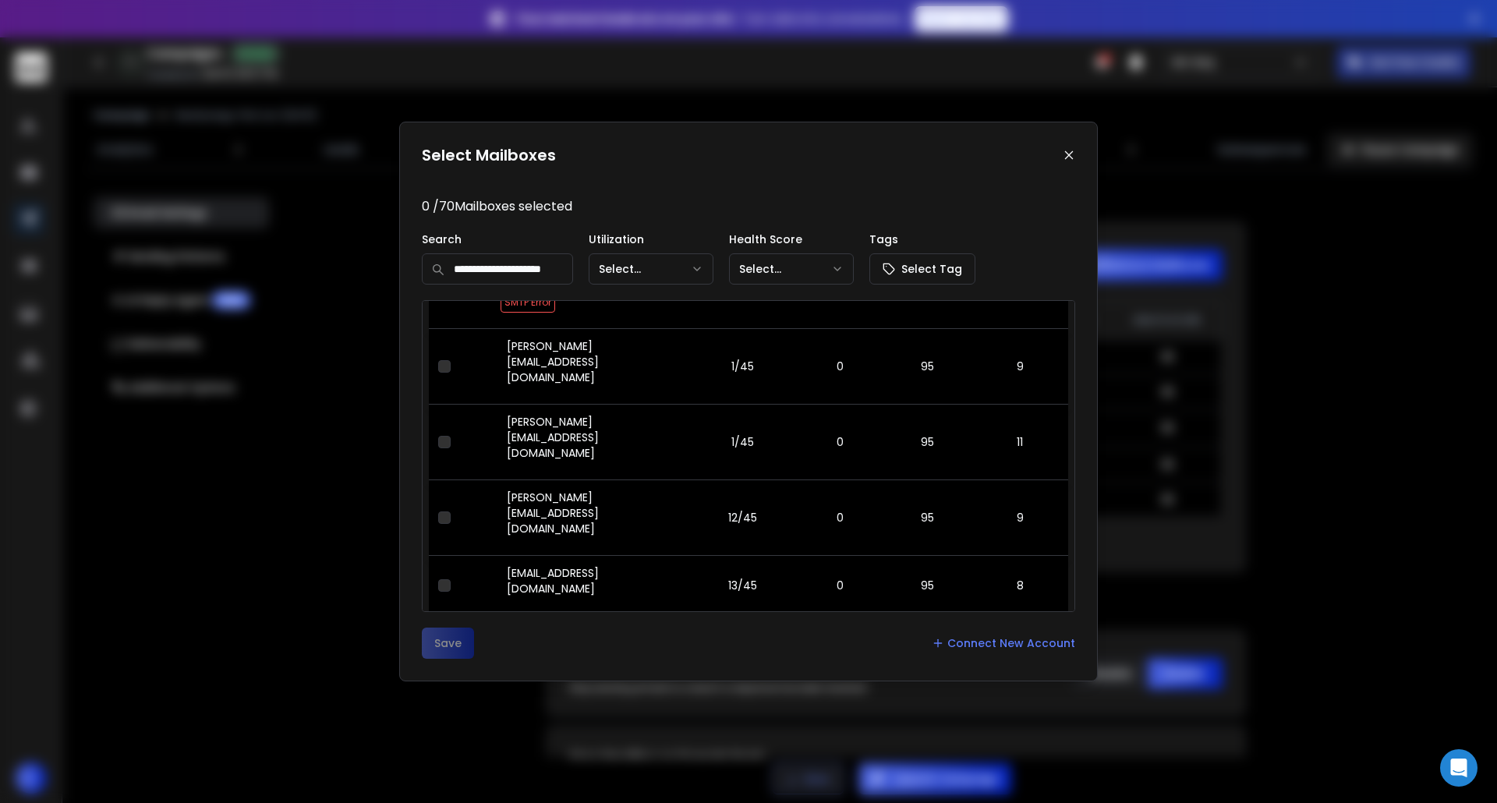
click at [1075, 153] on div "**********" at bounding box center [748, 402] width 699 height 560
click at [1068, 154] on icon at bounding box center [1069, 155] width 9 height 9
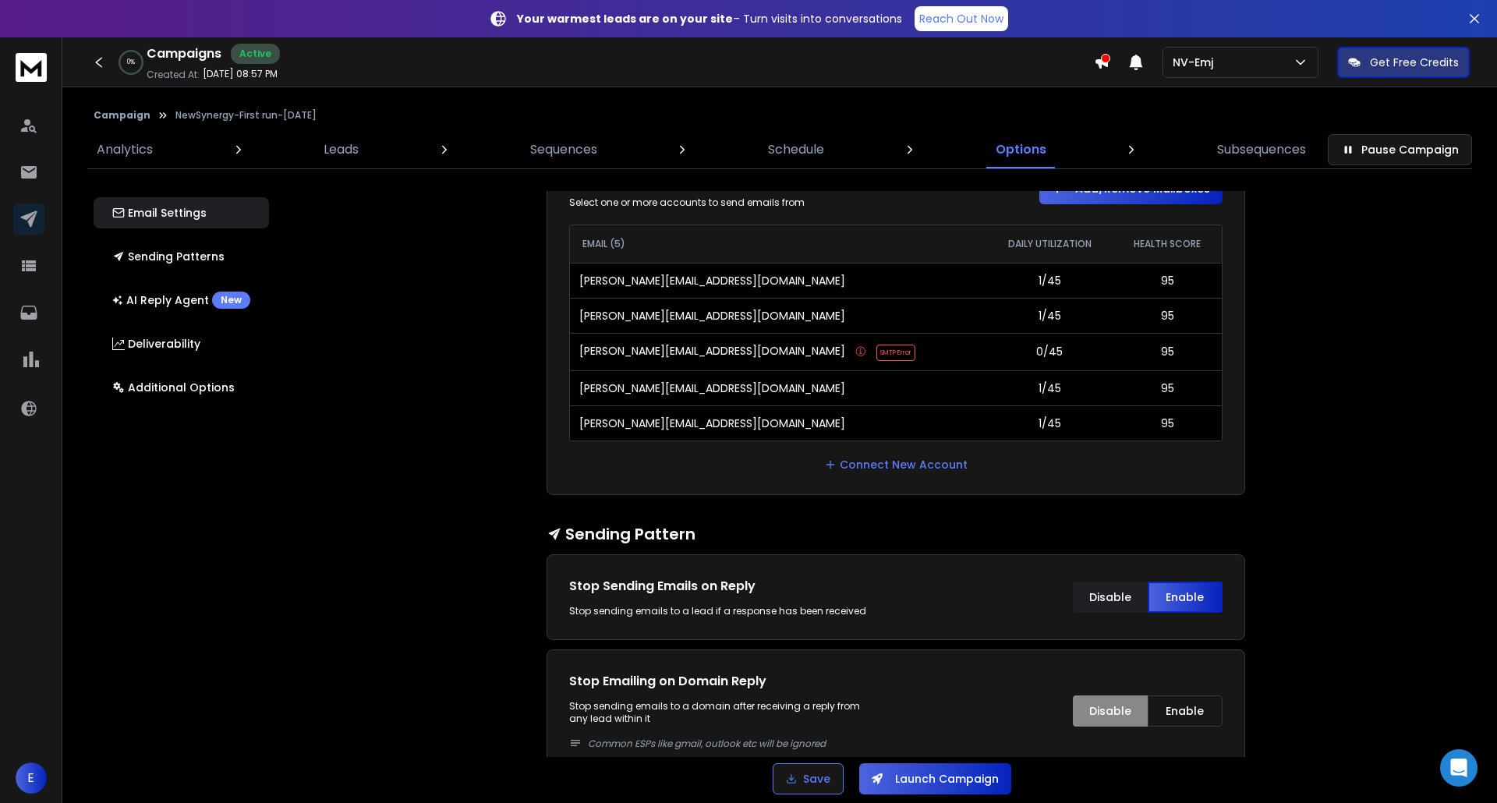
scroll to position [0, 0]
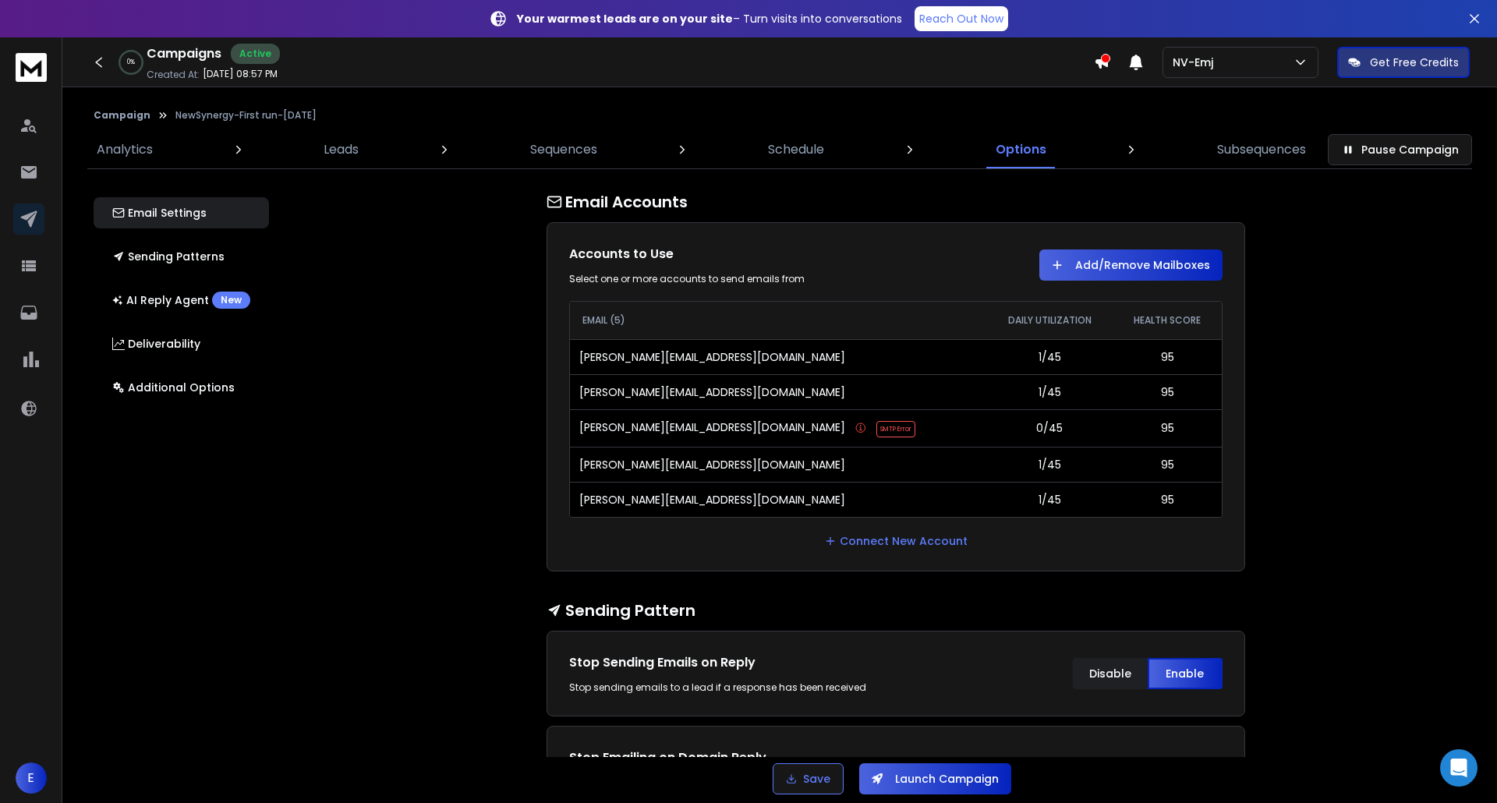
click at [1152, 268] on button "Add/Remove Mailboxes" at bounding box center [1131, 265] width 183 height 31
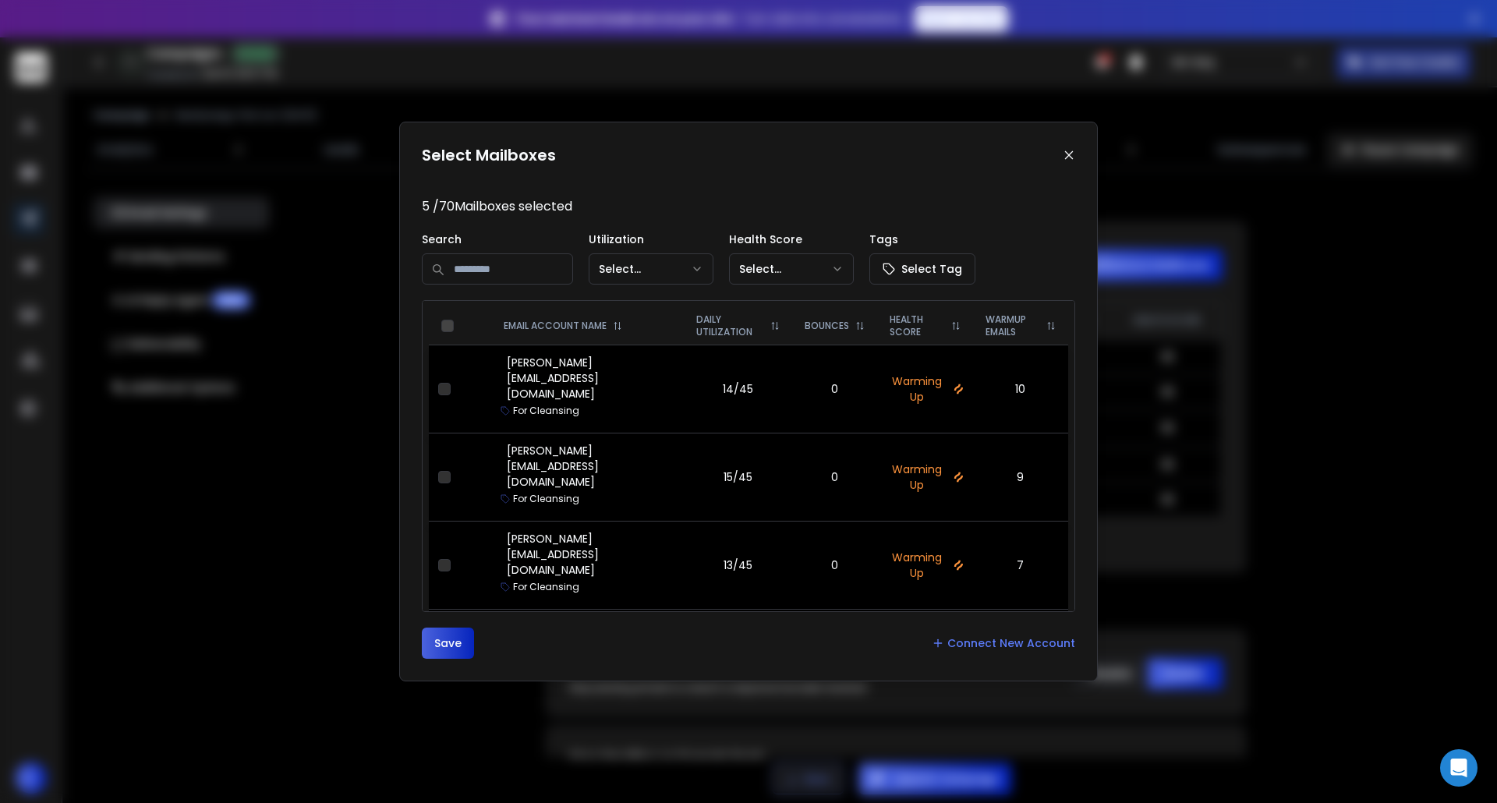
click at [1068, 156] on icon at bounding box center [1069, 155] width 9 height 9
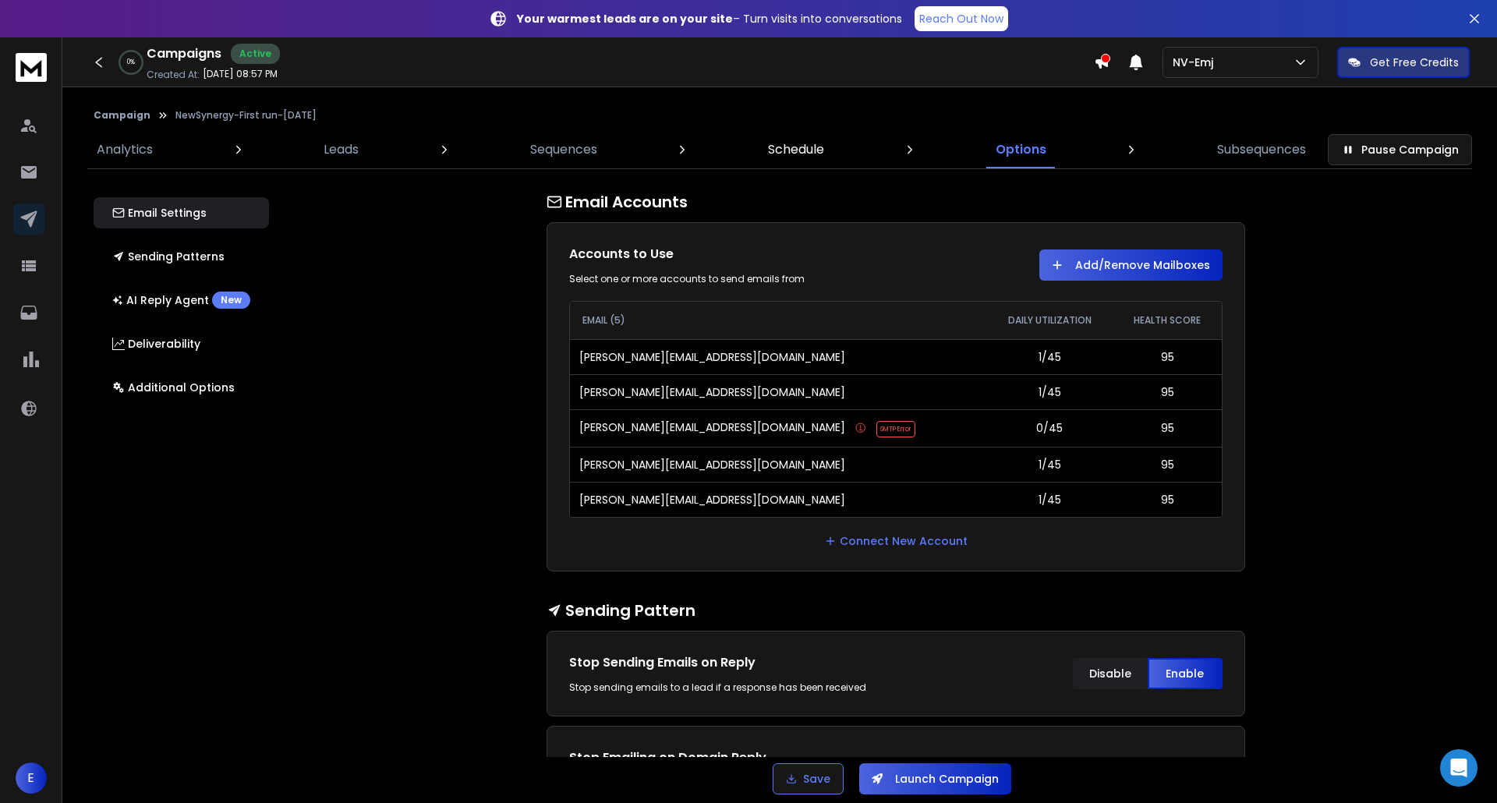
click at [764, 139] on link "Schedule" at bounding box center [796, 149] width 75 height 37
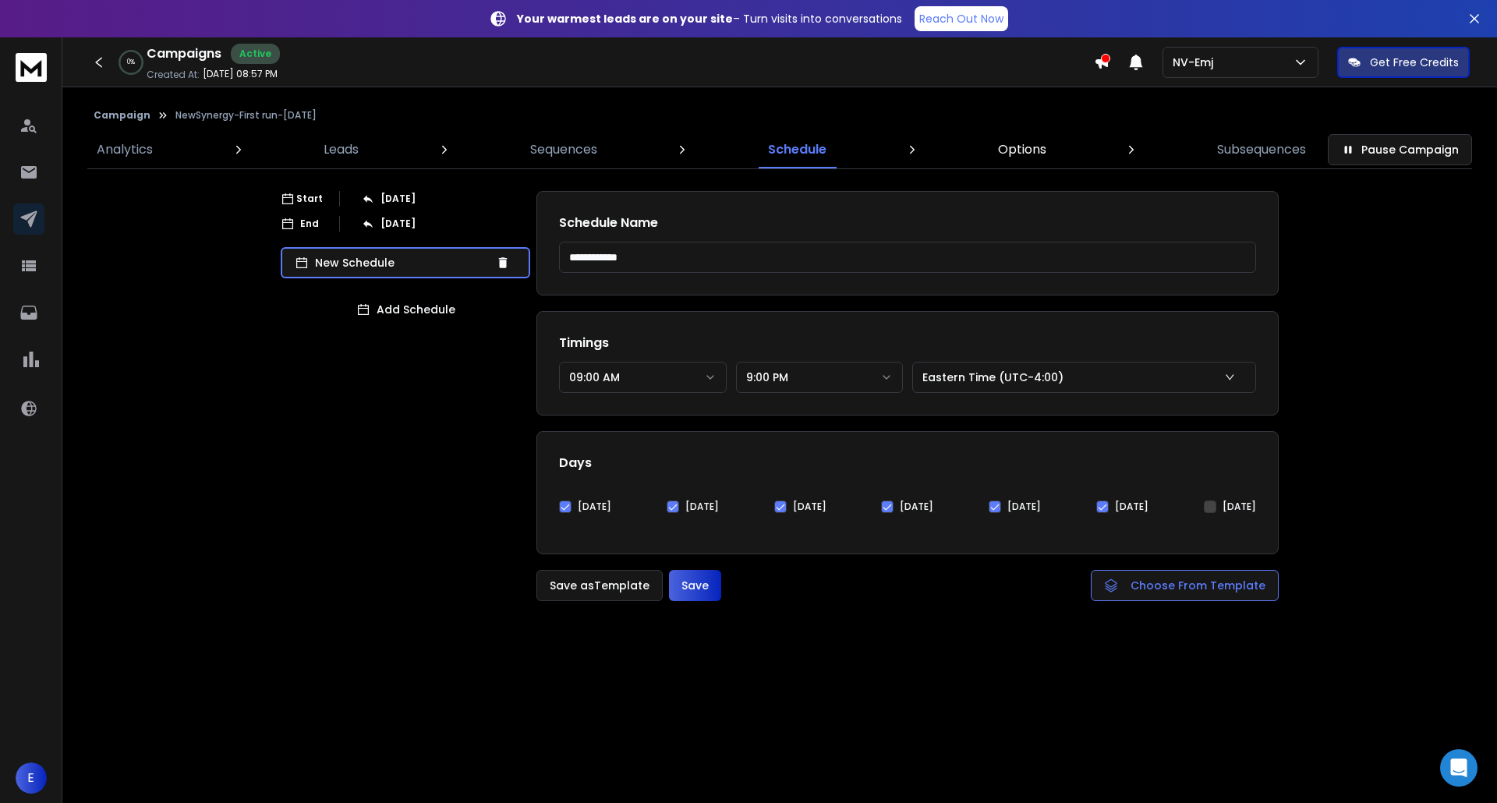
click at [1021, 147] on p "Options" at bounding box center [1022, 149] width 48 height 19
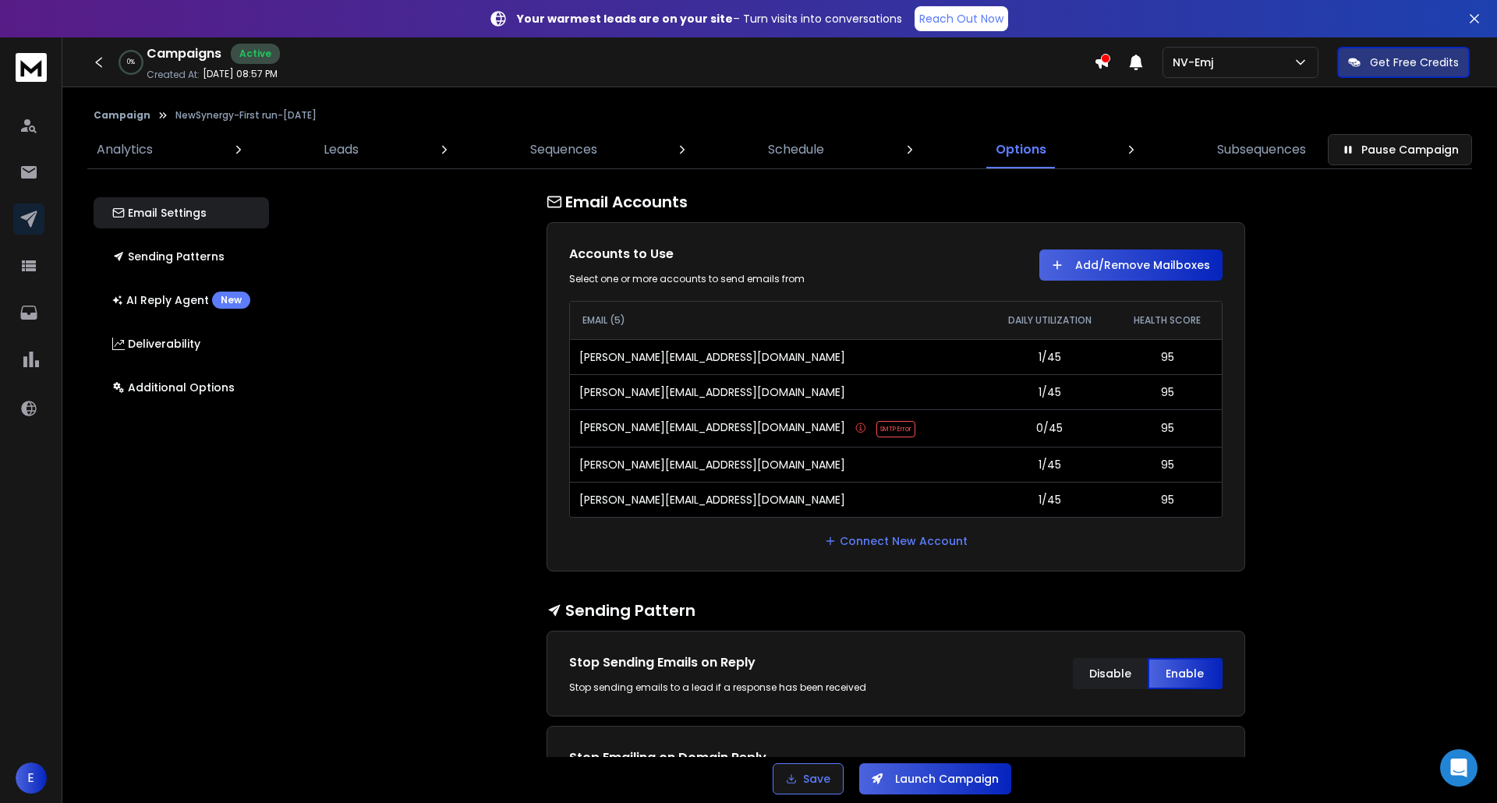
click at [110, 63] on div "0 % Campaigns Active Created At: Aug 18, 2025, 08:57 PM" at bounding box center [184, 62] width 191 height 37
click at [98, 63] on icon at bounding box center [98, 62] width 6 height 10
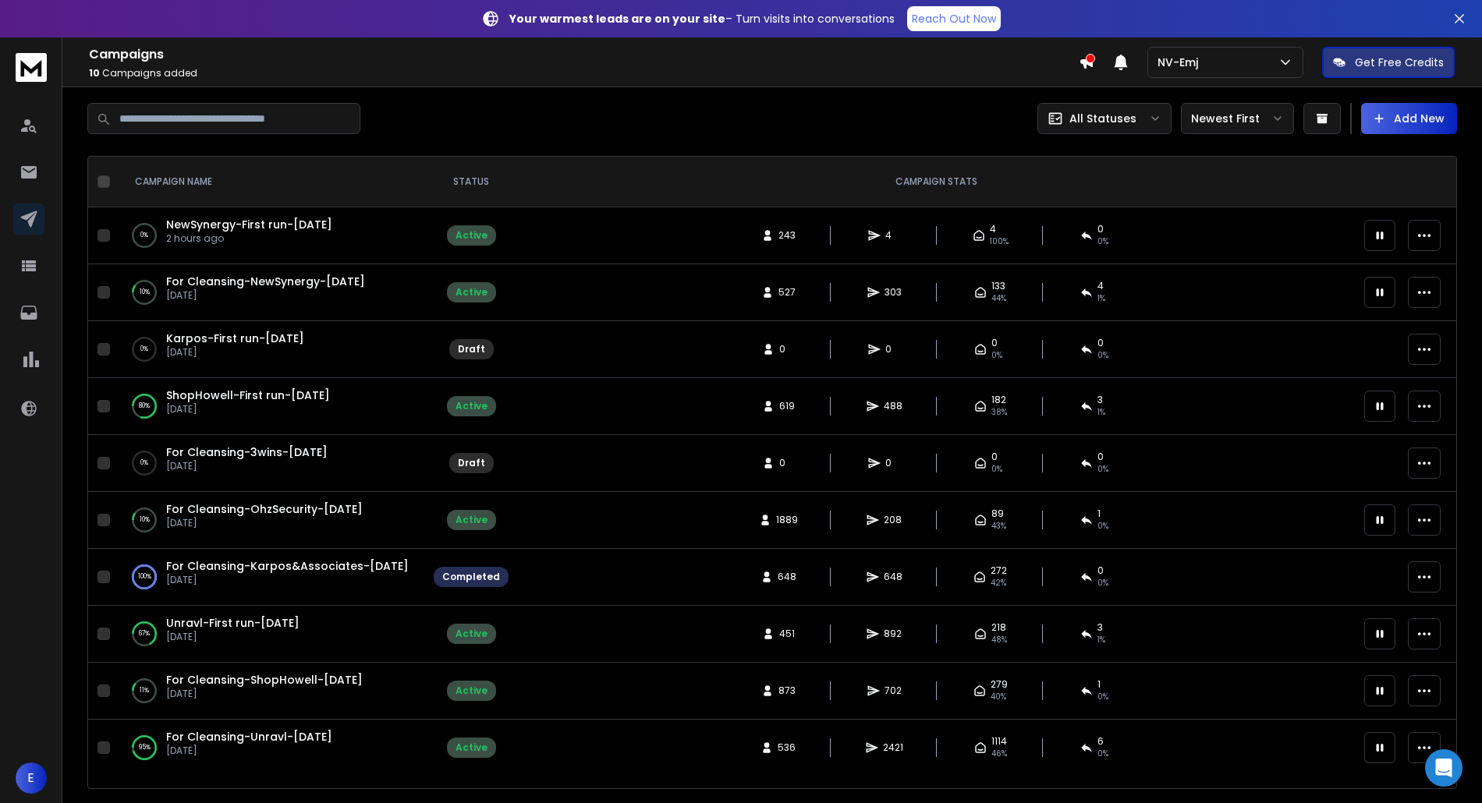
click at [318, 402] on div "80 % ShopHowell-First run-[DATE][DATE]" at bounding box center [270, 406] width 277 height 37
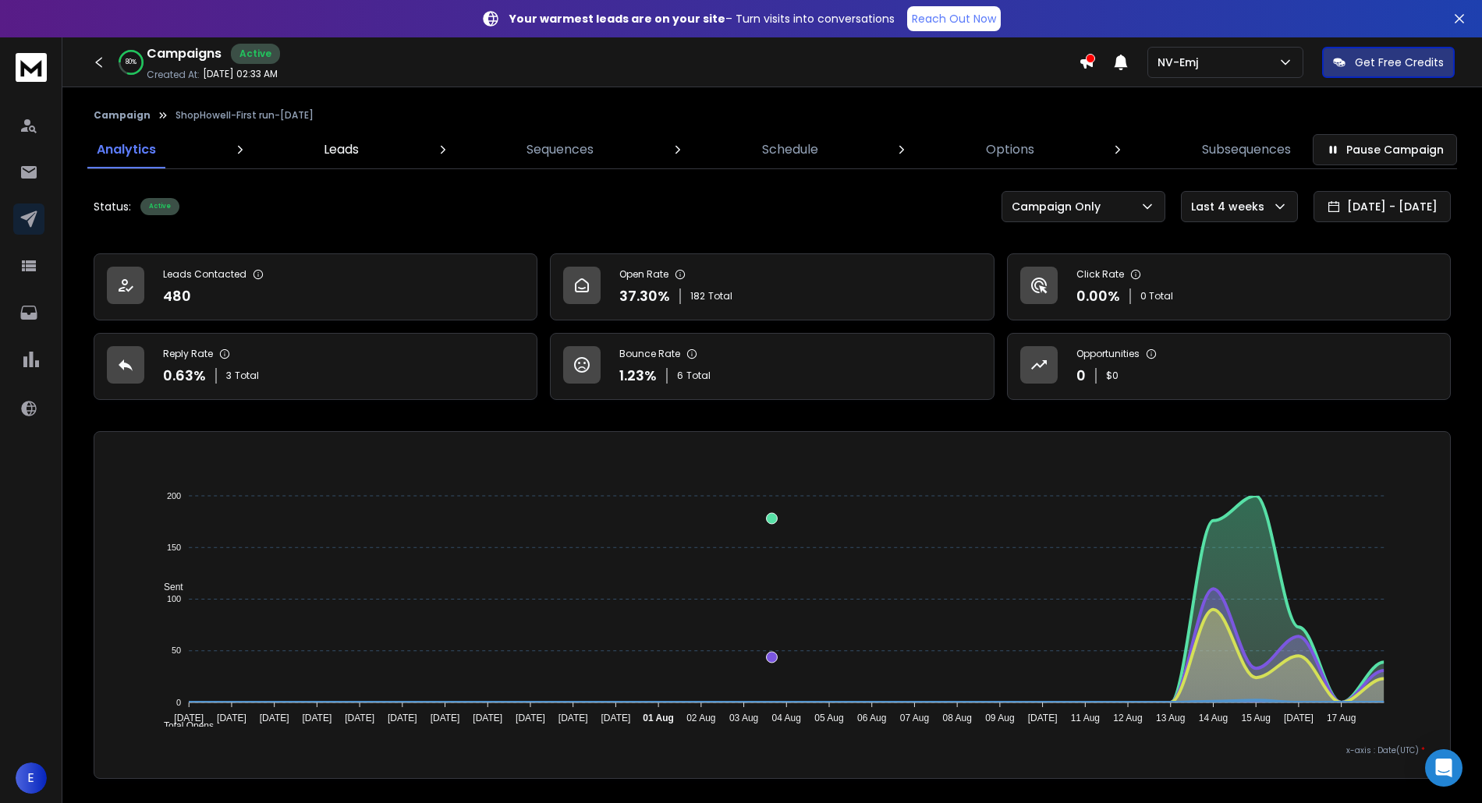
click at [360, 156] on link "Leads" at bounding box center [341, 149] width 54 height 37
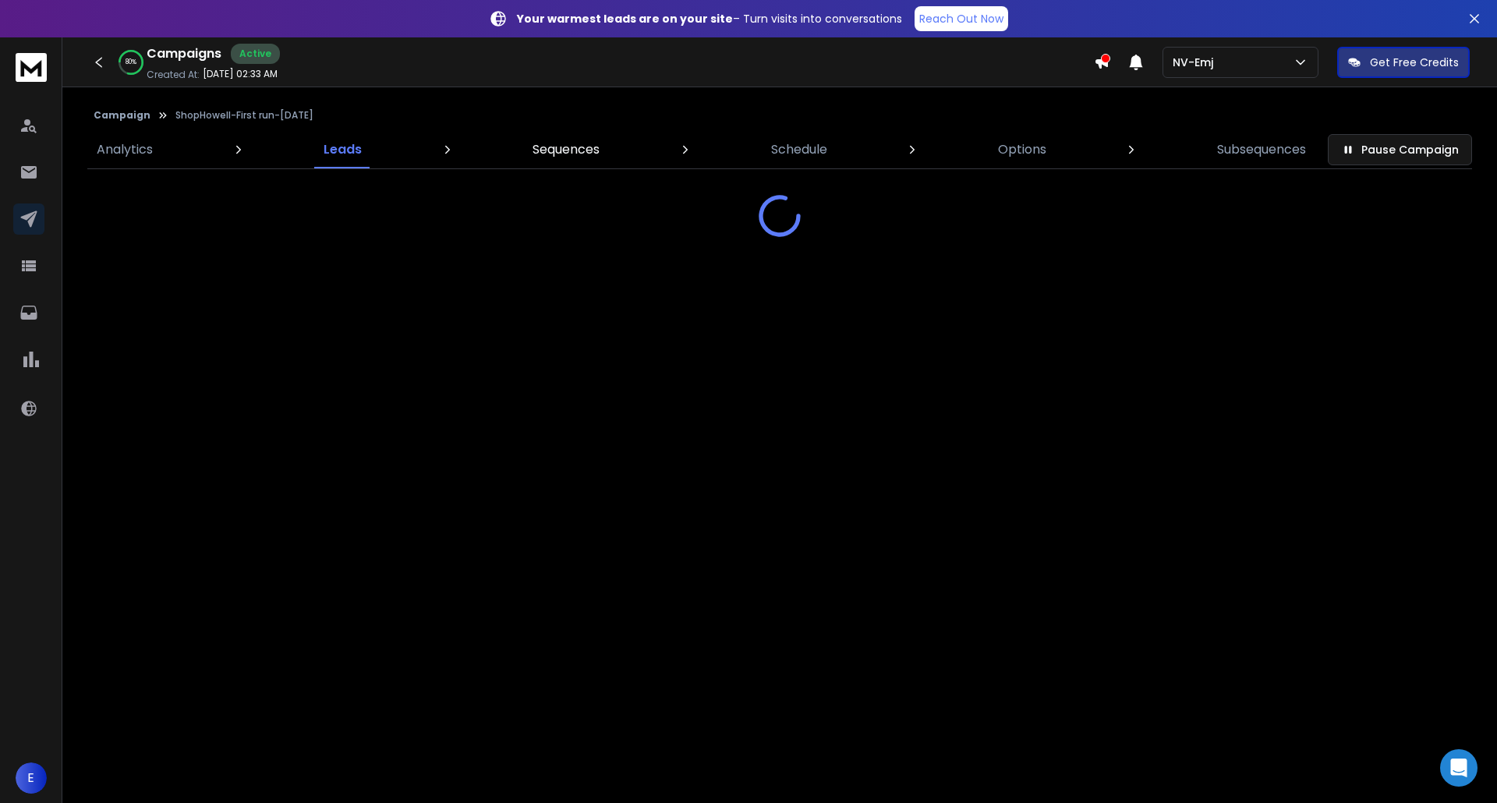
click at [579, 142] on p "Sequences" at bounding box center [566, 149] width 67 height 19
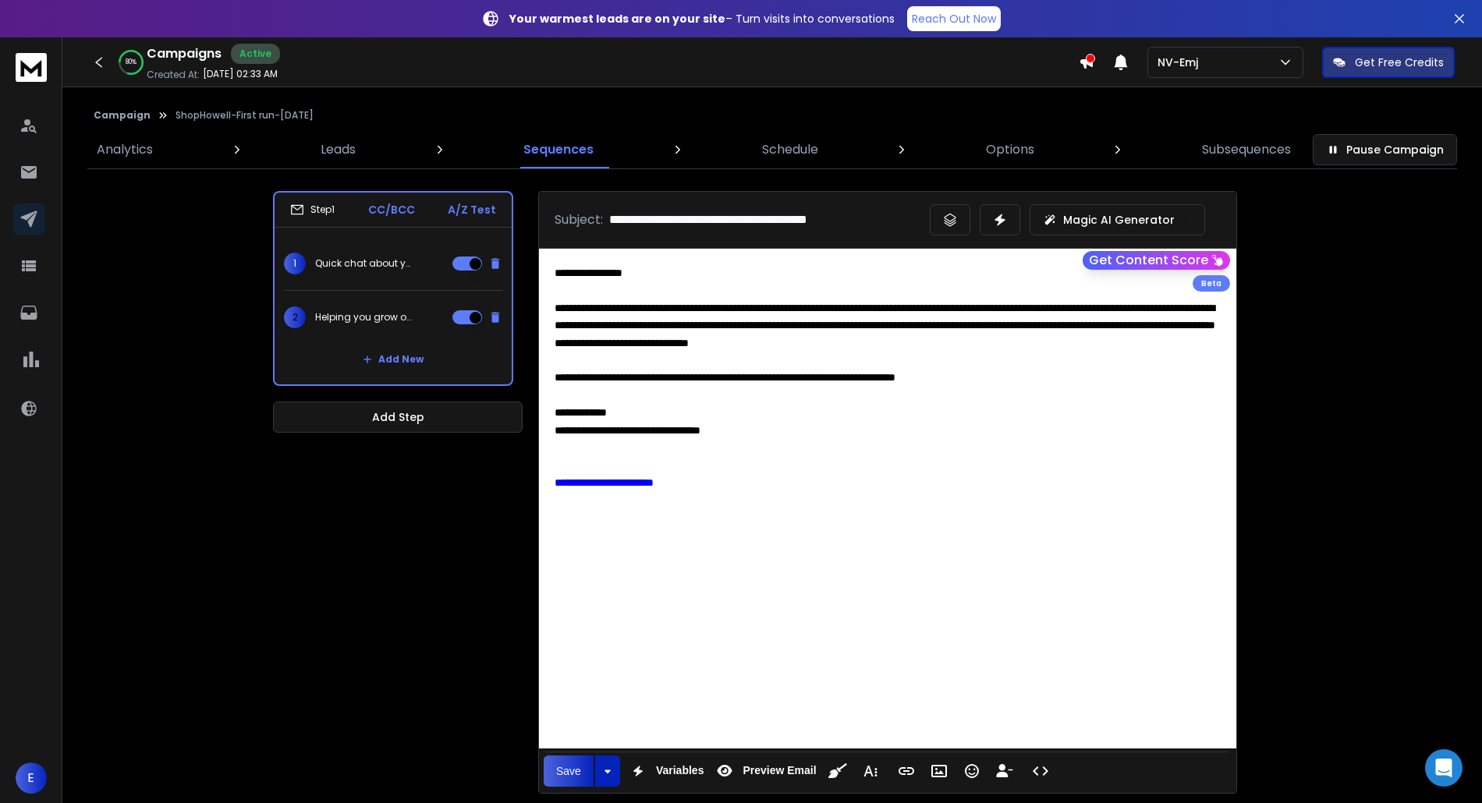
click at [384, 306] on div "2 Helping you grow on Amazon, without the overwhelm" at bounding box center [393, 317] width 218 height 53
type input "**********"
click at [799, 154] on p "Schedule" at bounding box center [790, 149] width 56 height 19
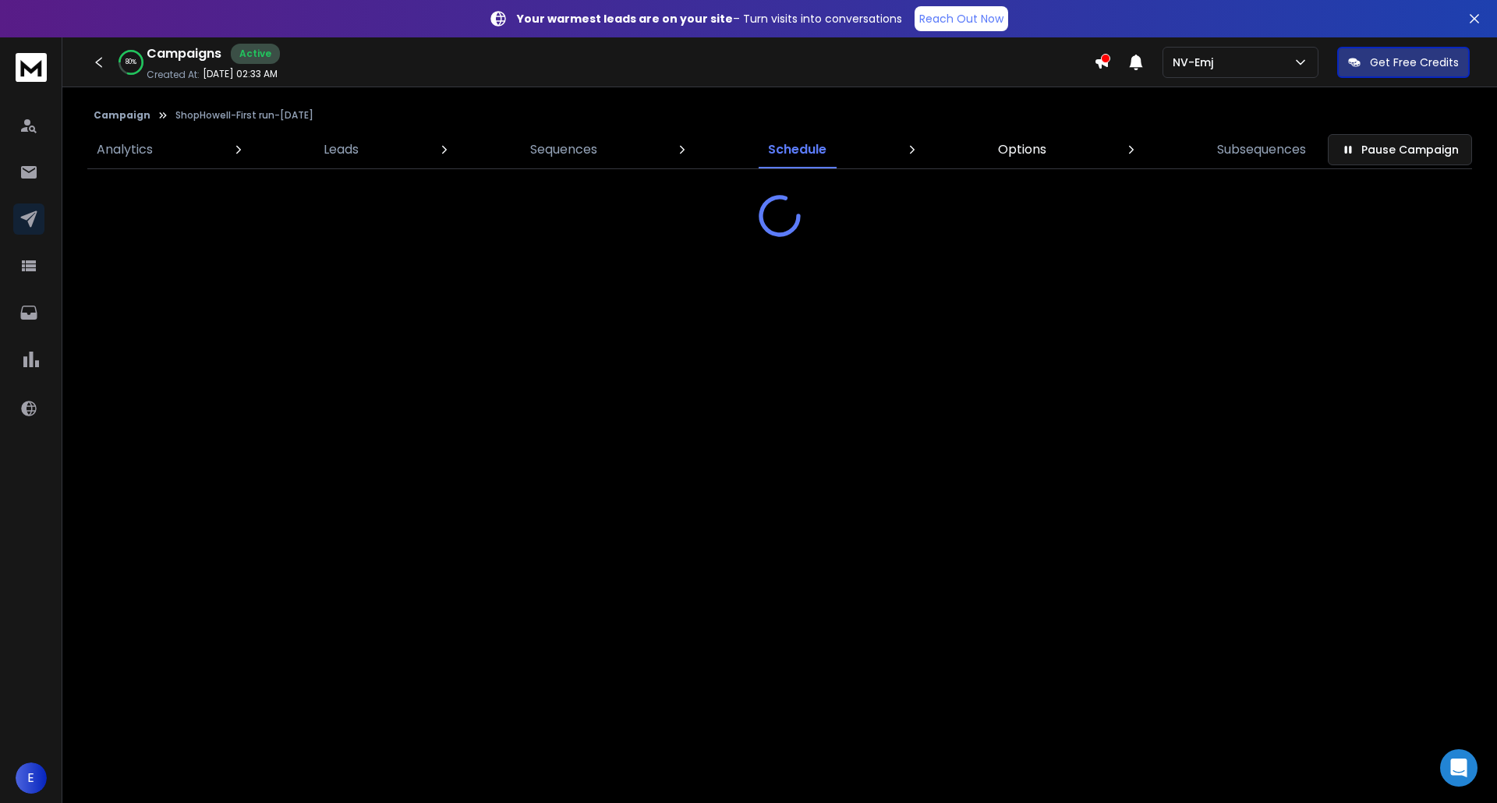
click at [1003, 147] on p "Options" at bounding box center [1022, 149] width 48 height 19
click at [1221, 148] on p "Subsequences" at bounding box center [1261, 149] width 89 height 19
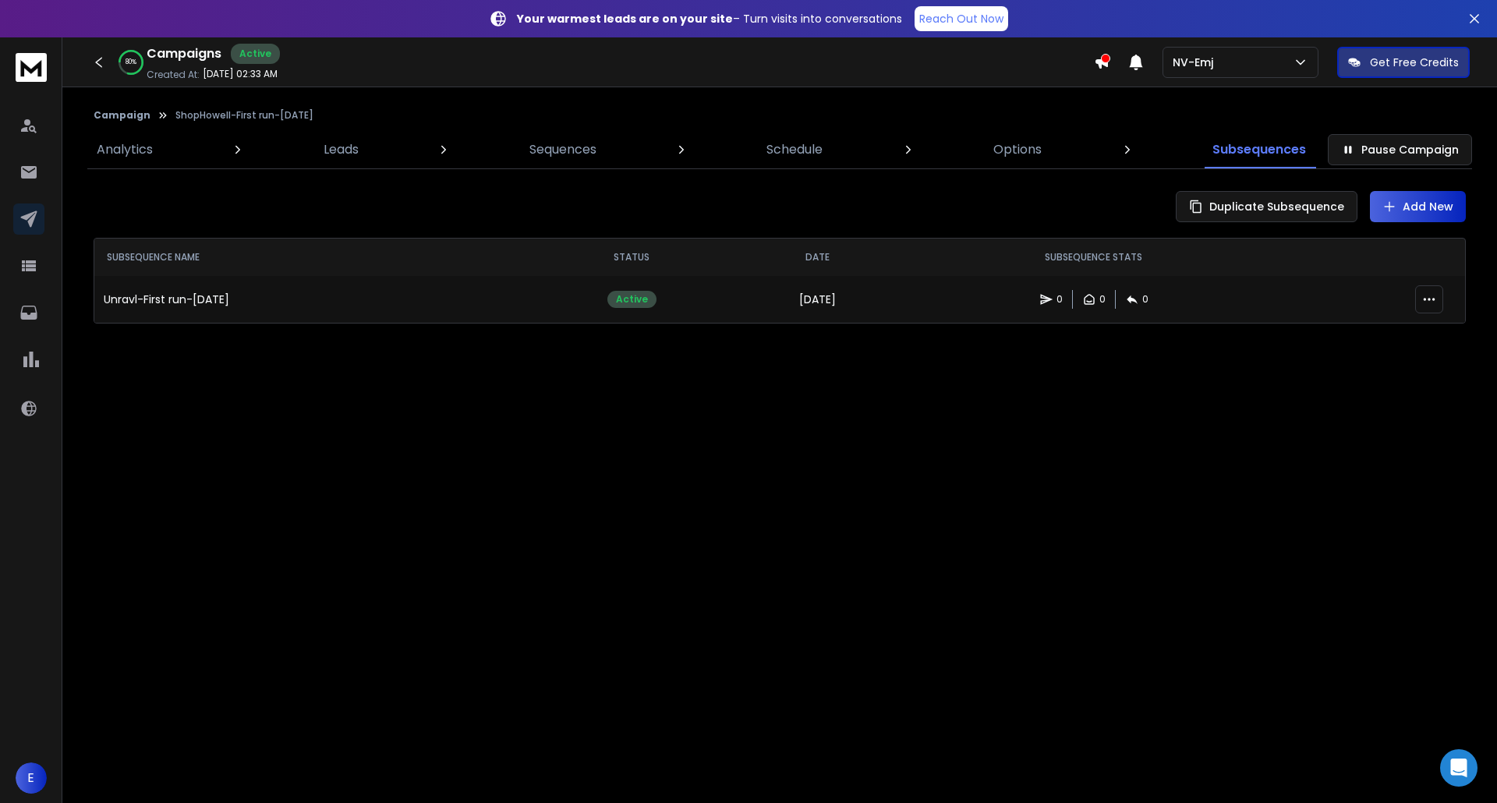
click at [675, 290] on td "Active" at bounding box center [632, 299] width 204 height 47
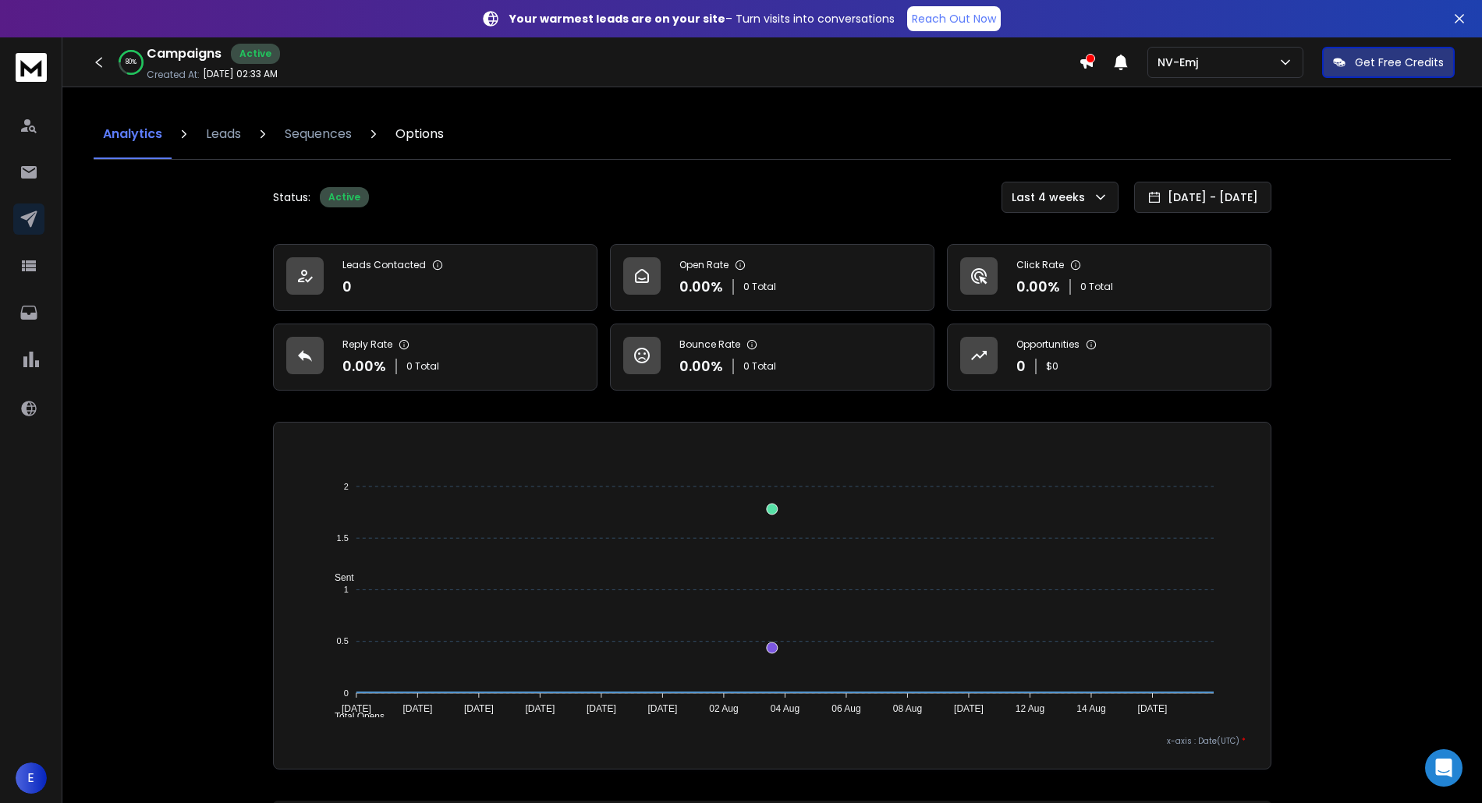
click at [431, 129] on p "Options" at bounding box center [419, 134] width 48 height 19
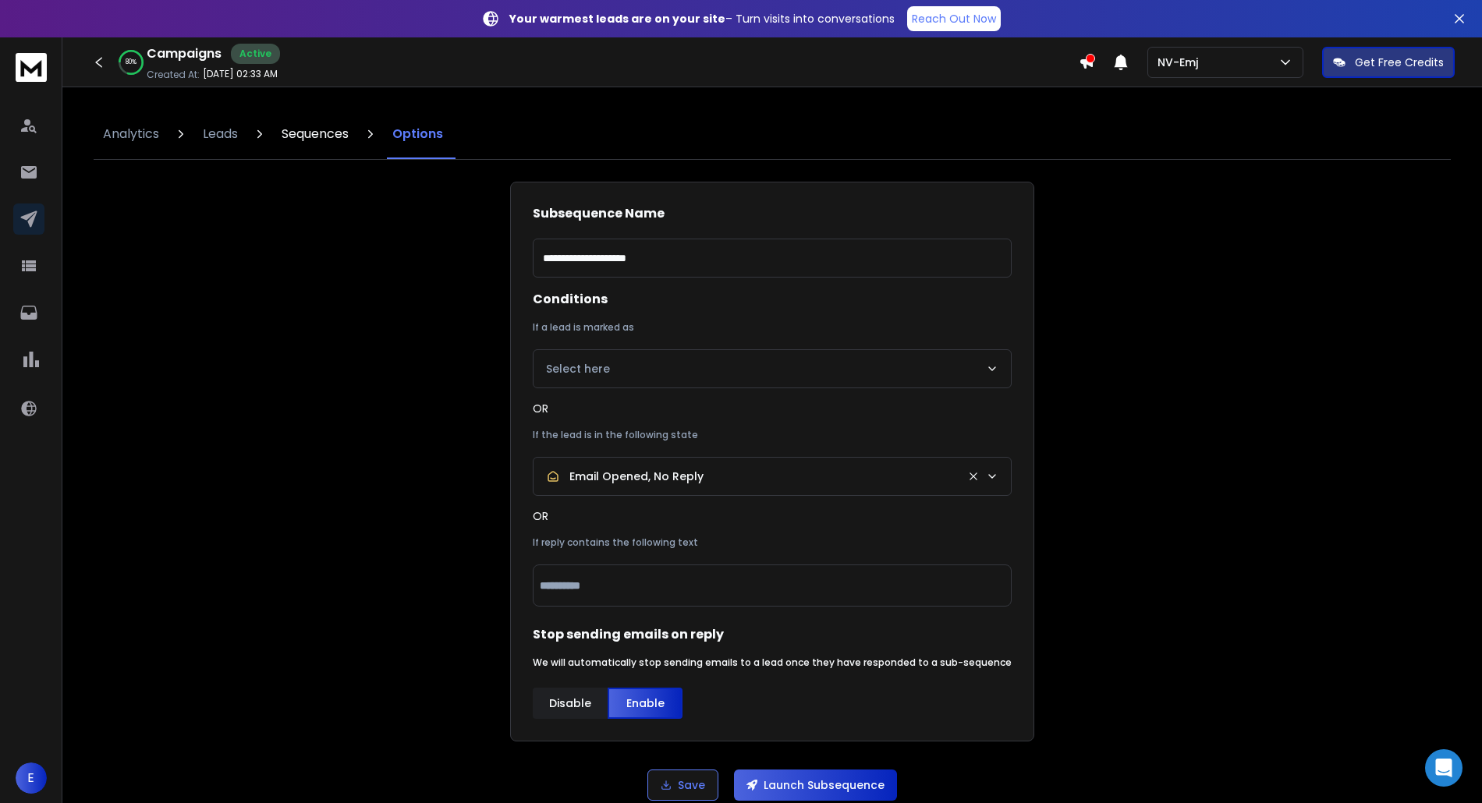
click at [310, 131] on p "Sequences" at bounding box center [315, 134] width 67 height 19
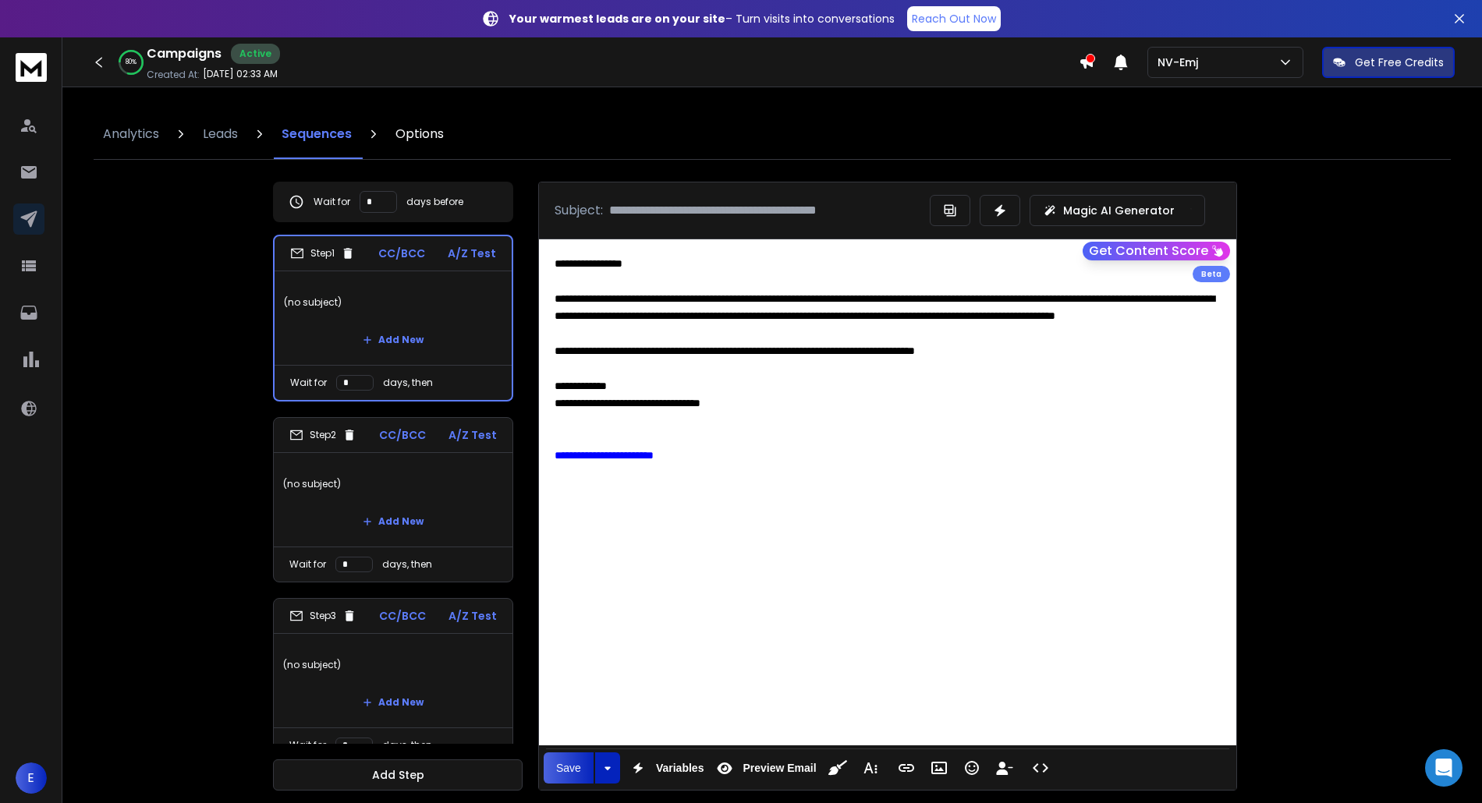
click at [403, 129] on p "Options" at bounding box center [419, 134] width 48 height 19
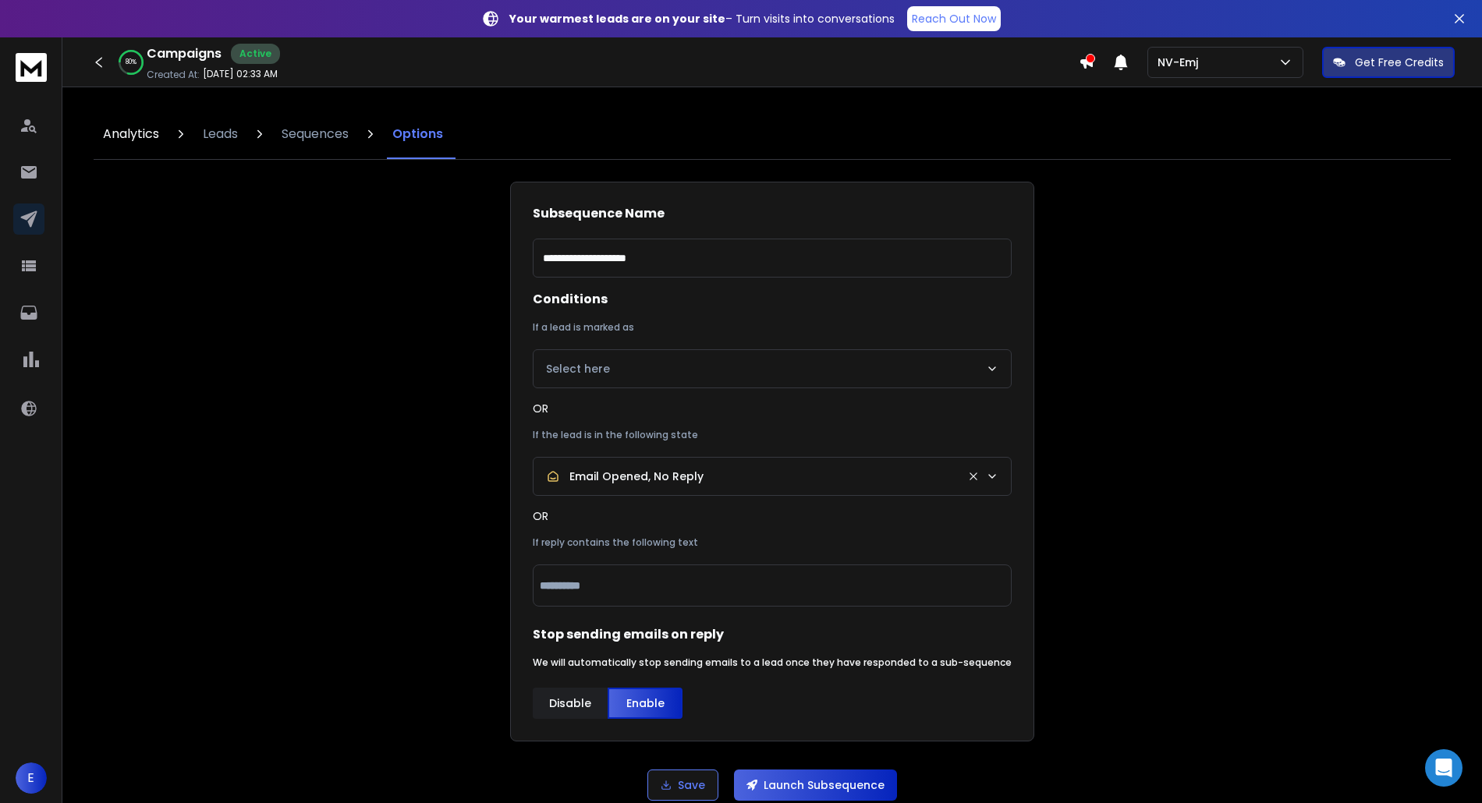
drag, startPoint x: 128, startPoint y: 137, endPoint x: 160, endPoint y: 135, distance: 32.1
click at [129, 137] on p "Analytics" at bounding box center [131, 134] width 56 height 19
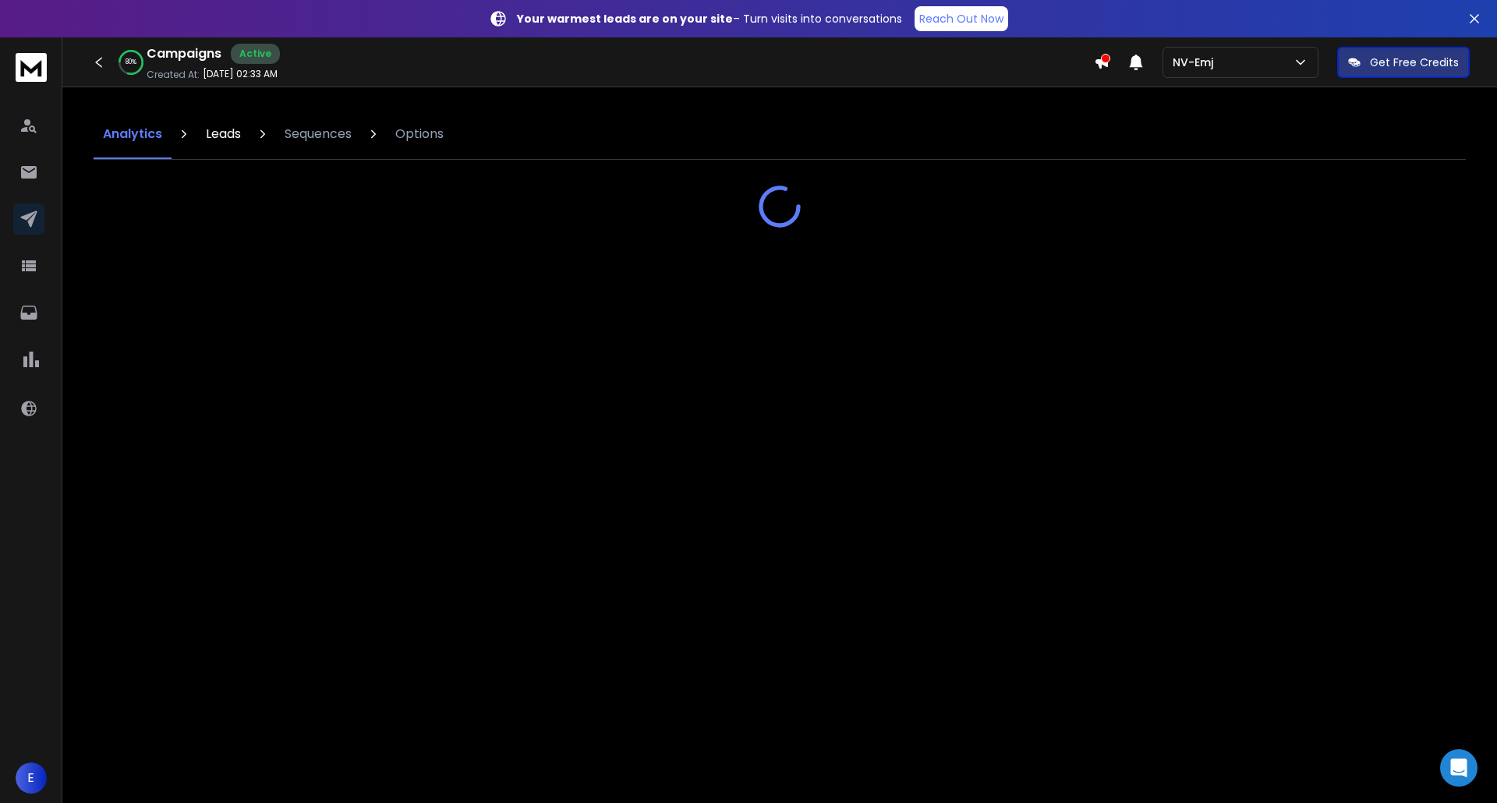
click at [214, 133] on p "Leads" at bounding box center [223, 134] width 35 height 19
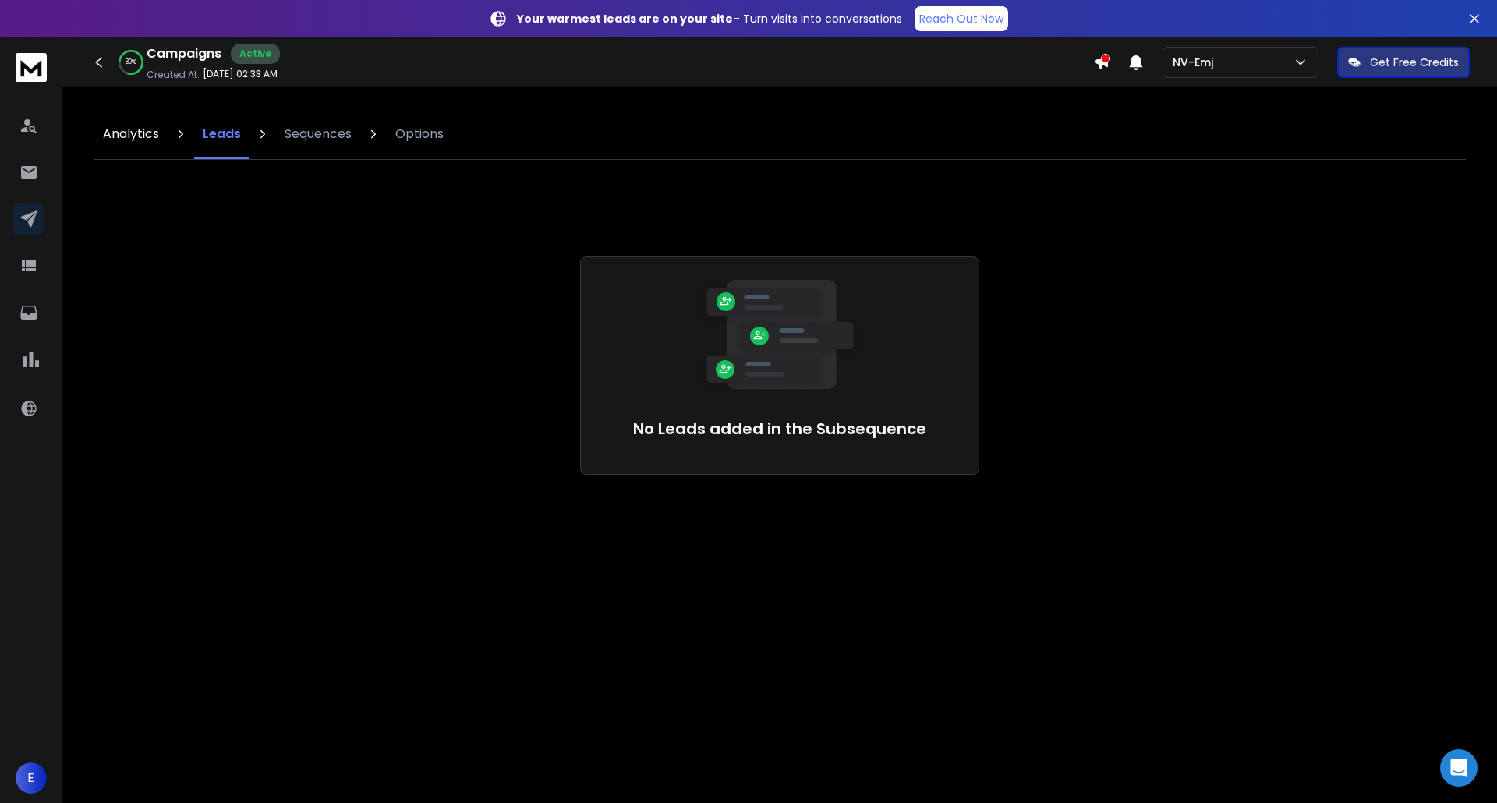
click at [119, 125] on p "Analytics" at bounding box center [131, 134] width 56 height 19
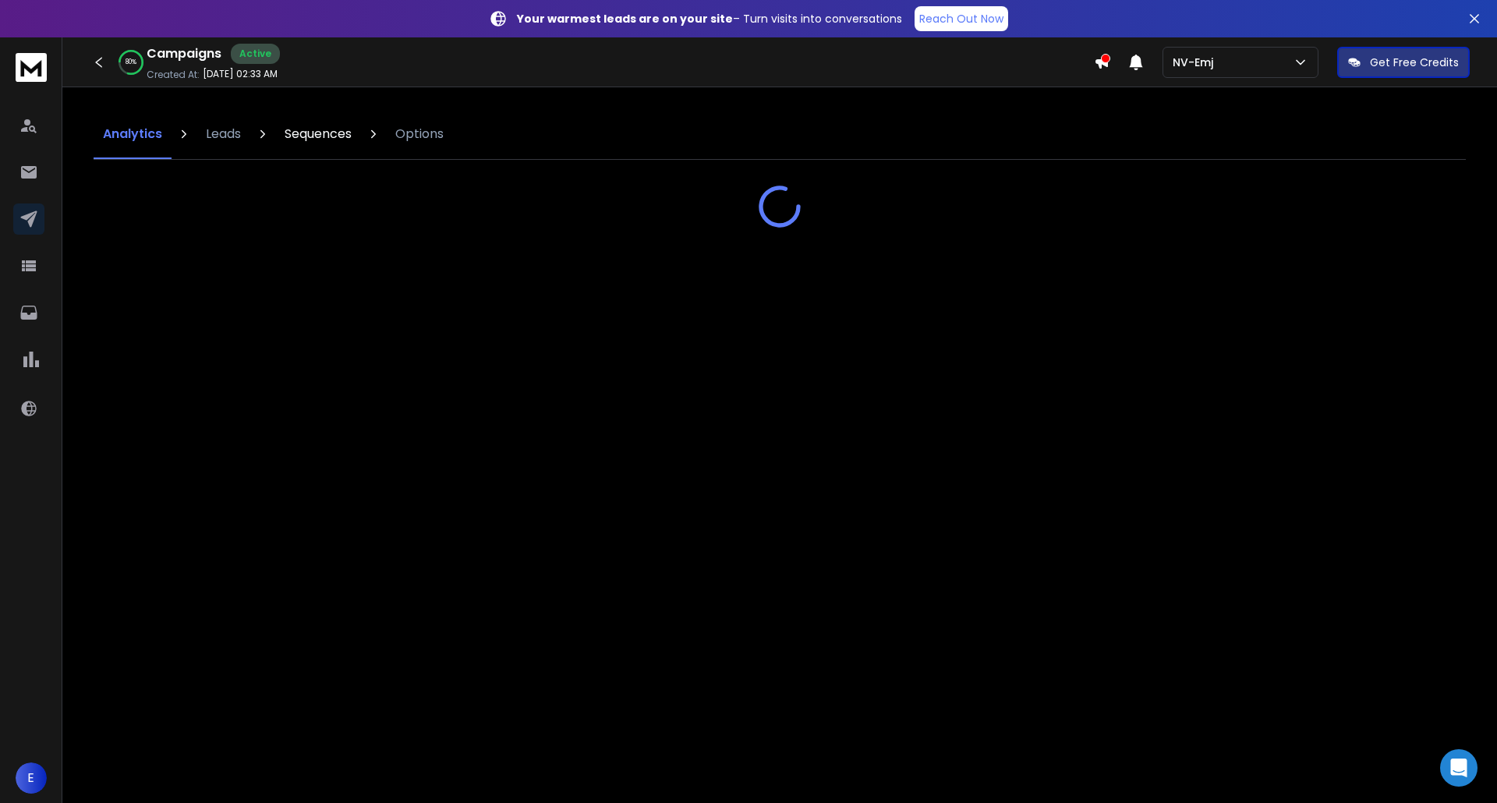
click at [307, 129] on p "Sequences" at bounding box center [318, 134] width 67 height 19
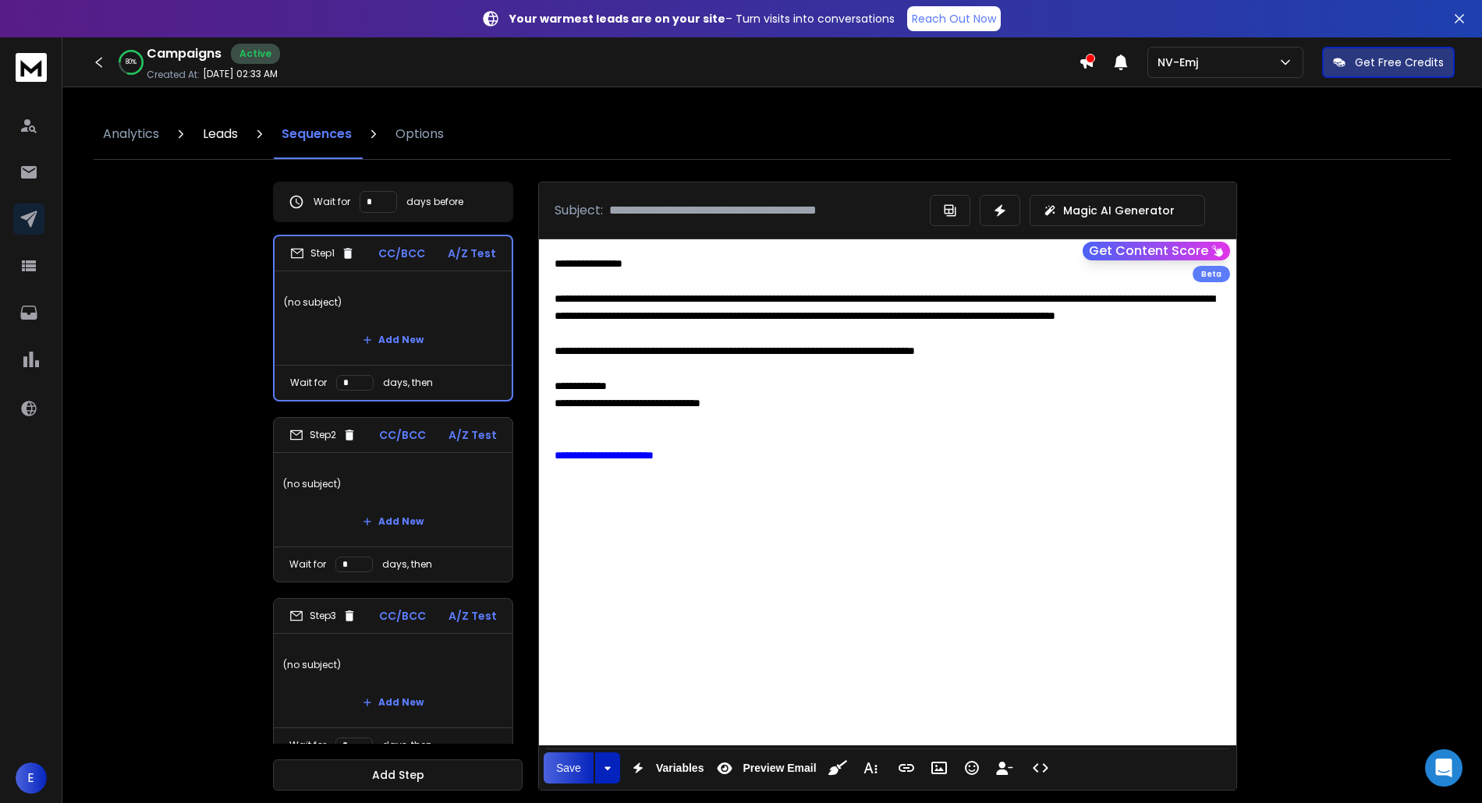
click at [232, 131] on p "Leads" at bounding box center [220, 134] width 35 height 19
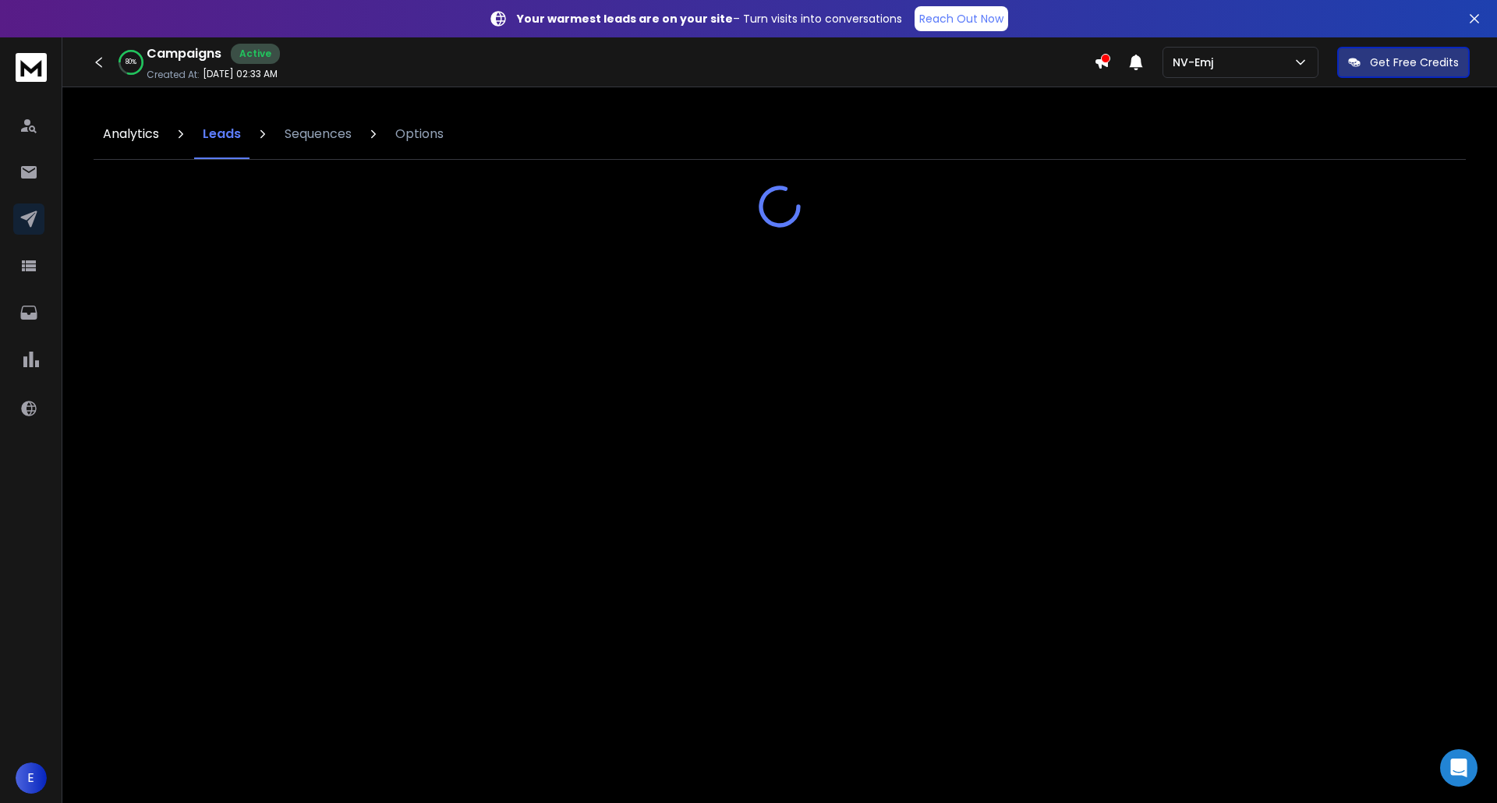
click at [144, 138] on p "Analytics" at bounding box center [131, 134] width 56 height 19
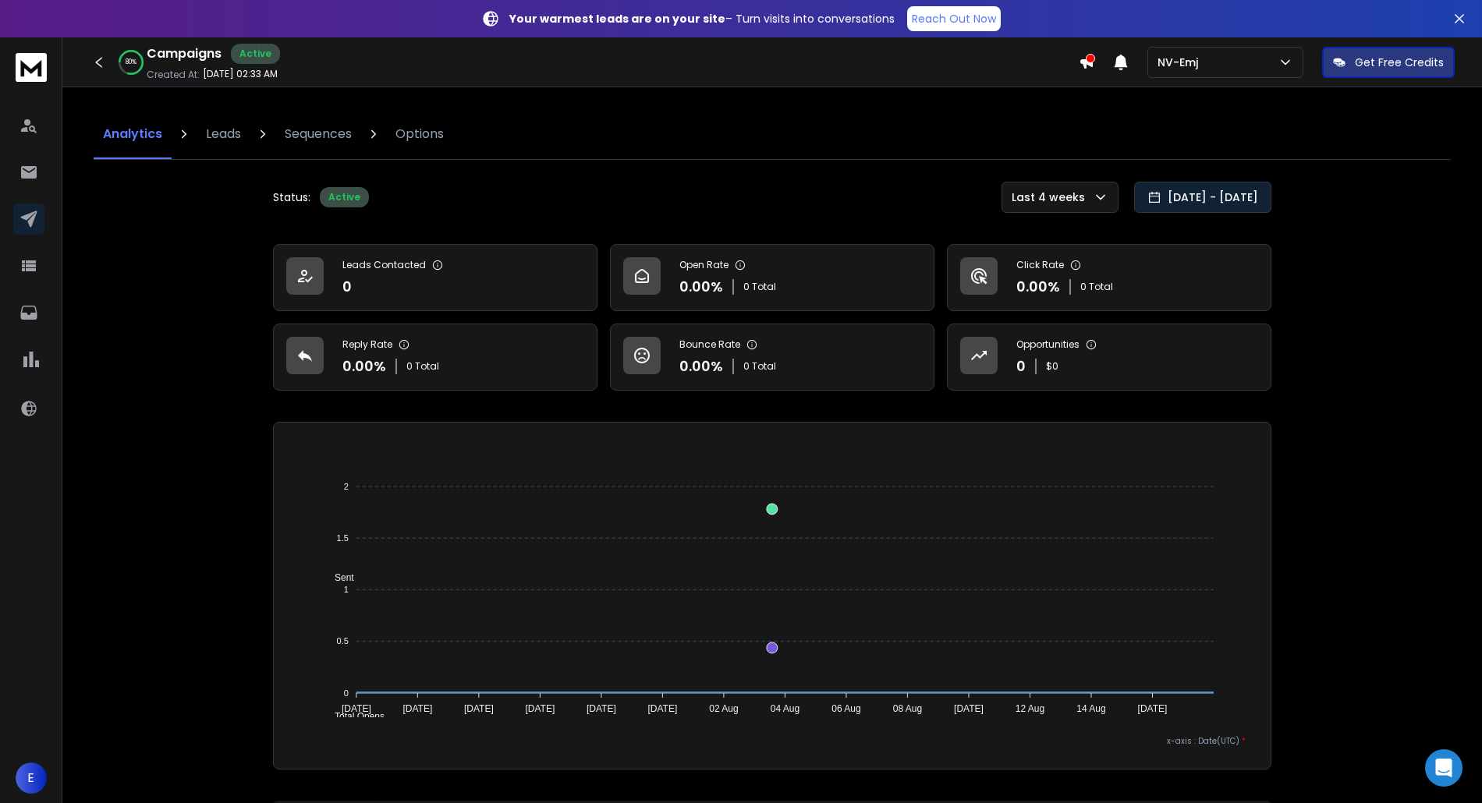
click at [1217, 198] on button "[DATE] - [DATE]" at bounding box center [1202, 197] width 137 height 31
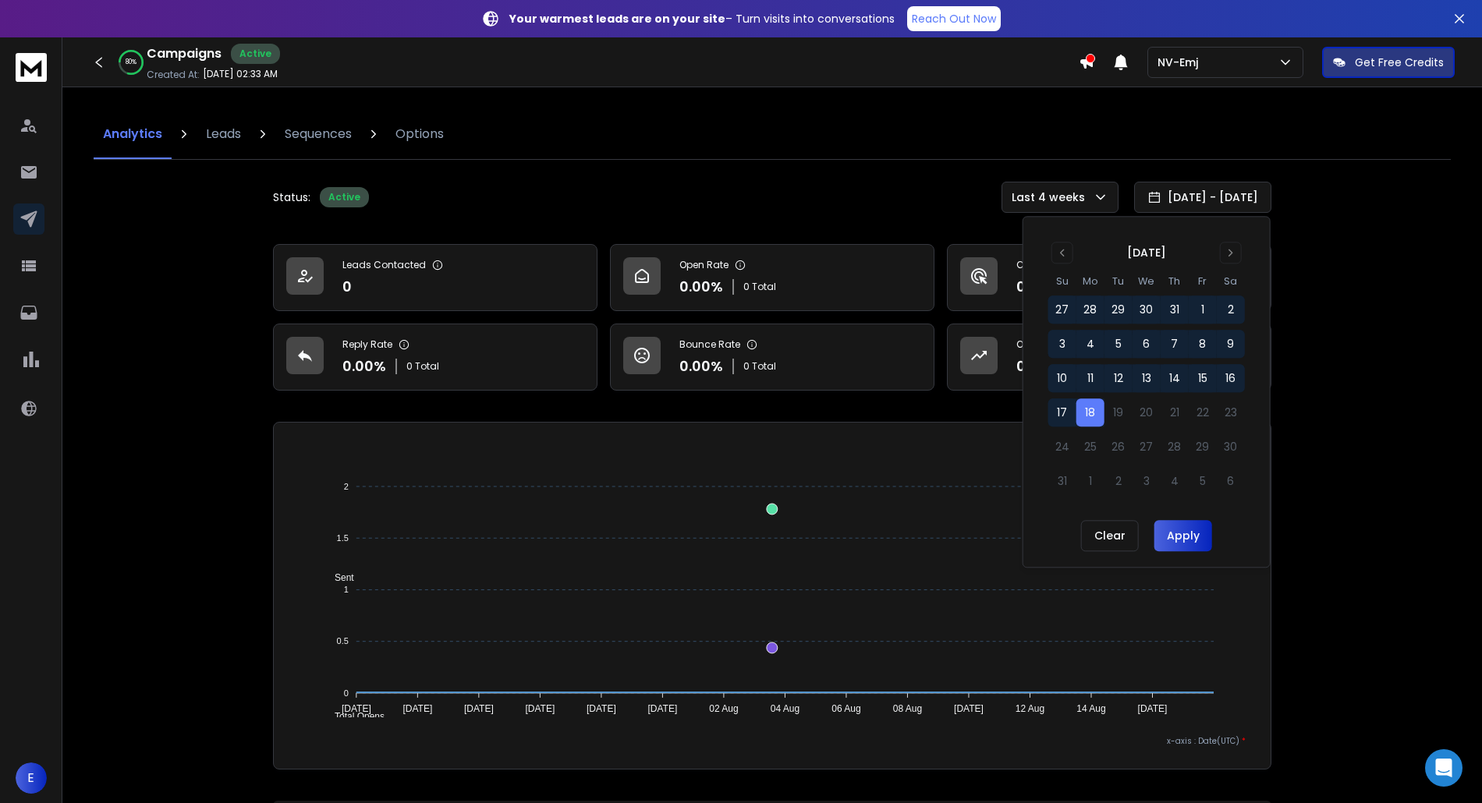
click at [1090, 409] on button "18" at bounding box center [1090, 413] width 28 height 28
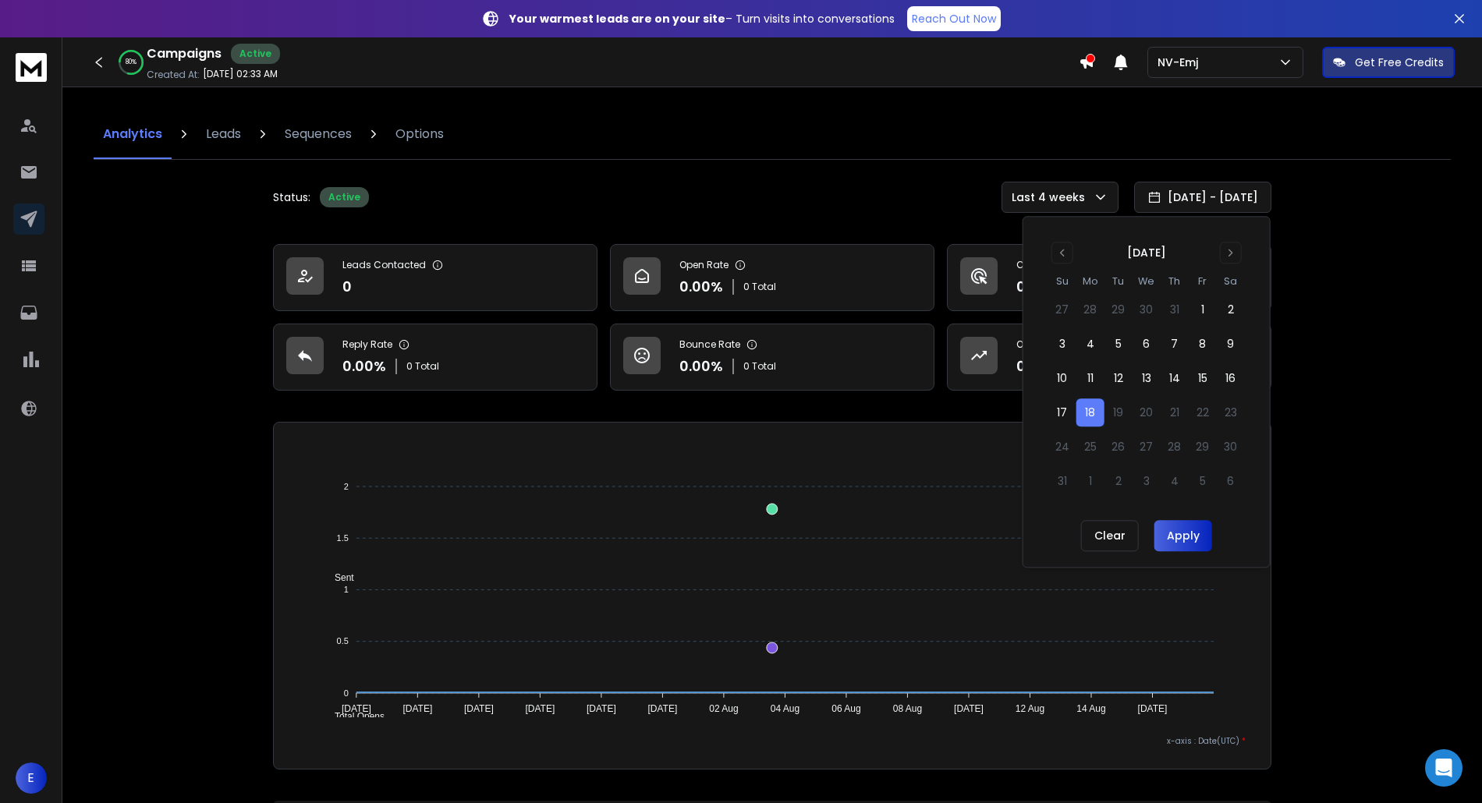
click at [1090, 409] on button "18" at bounding box center [1090, 413] width 28 height 28
click at [1179, 538] on button "Apply" at bounding box center [1183, 536] width 58 height 31
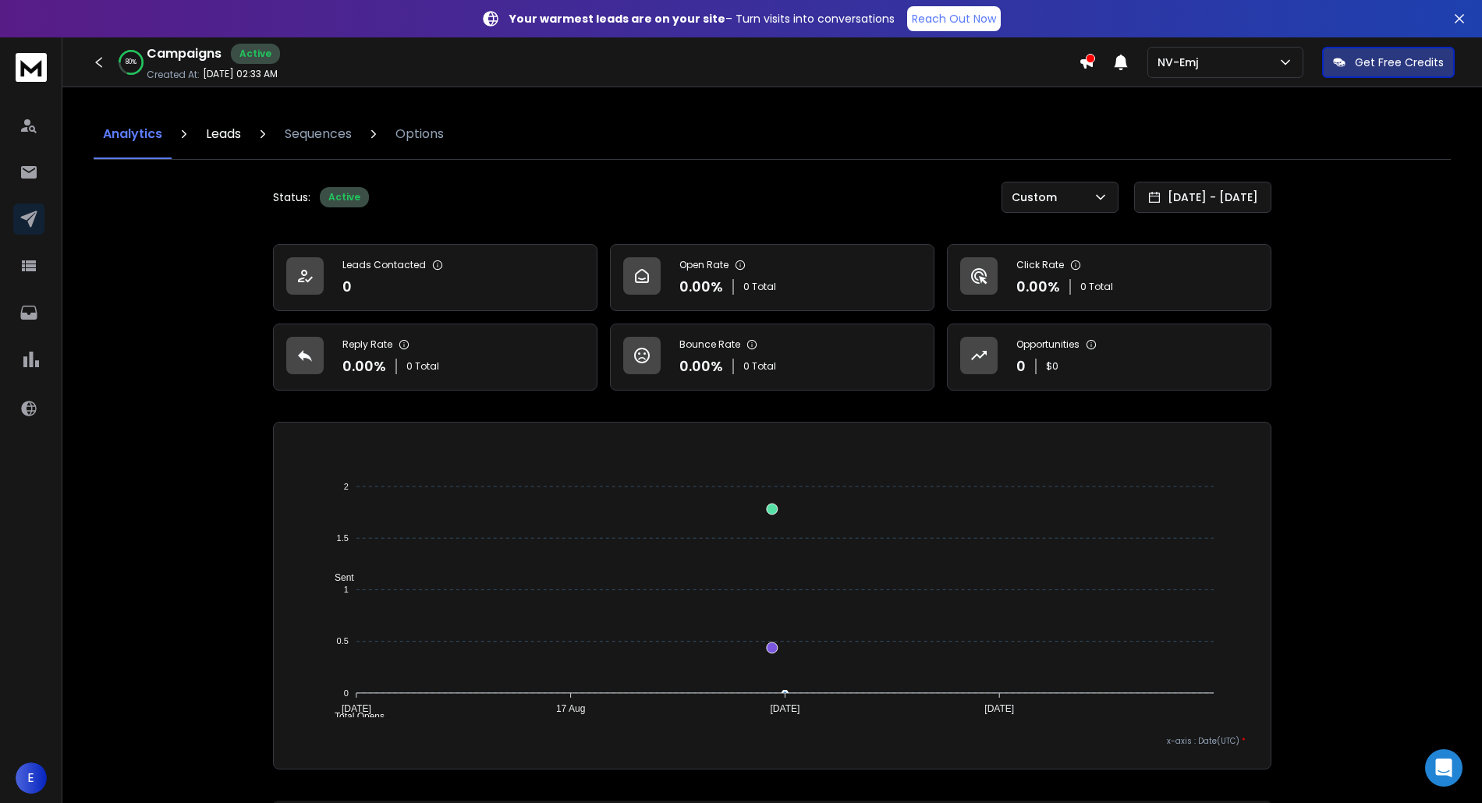
click at [246, 133] on link "Leads" at bounding box center [224, 134] width 54 height 50
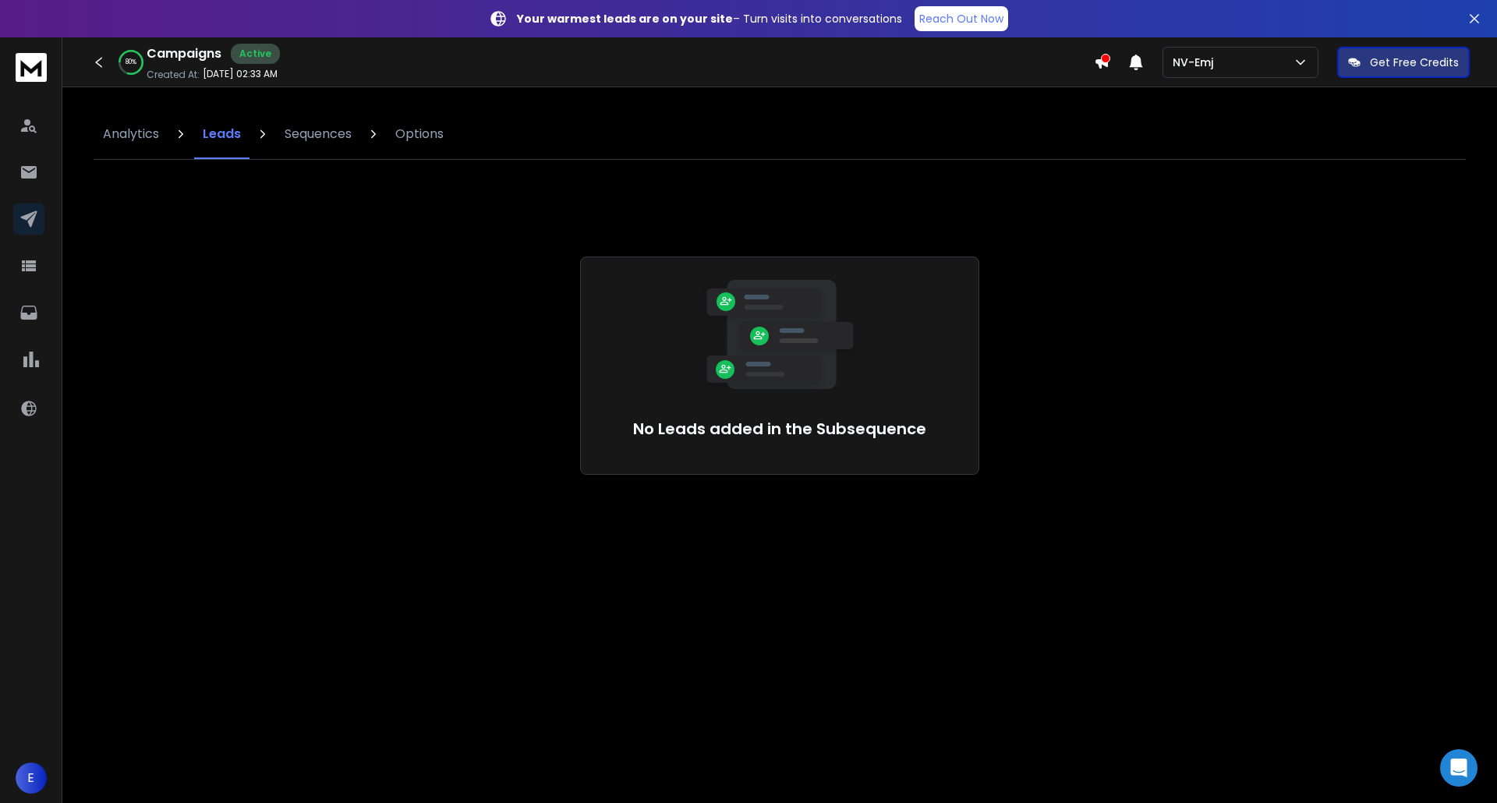
click at [877, 424] on h1 "No Leads added in the Subsequence" at bounding box center [779, 429] width 293 height 22
click at [661, 349] on div "No Leads added in the Subsequence" at bounding box center [779, 366] width 293 height 172
click at [315, 134] on p "Sequences" at bounding box center [318, 134] width 67 height 19
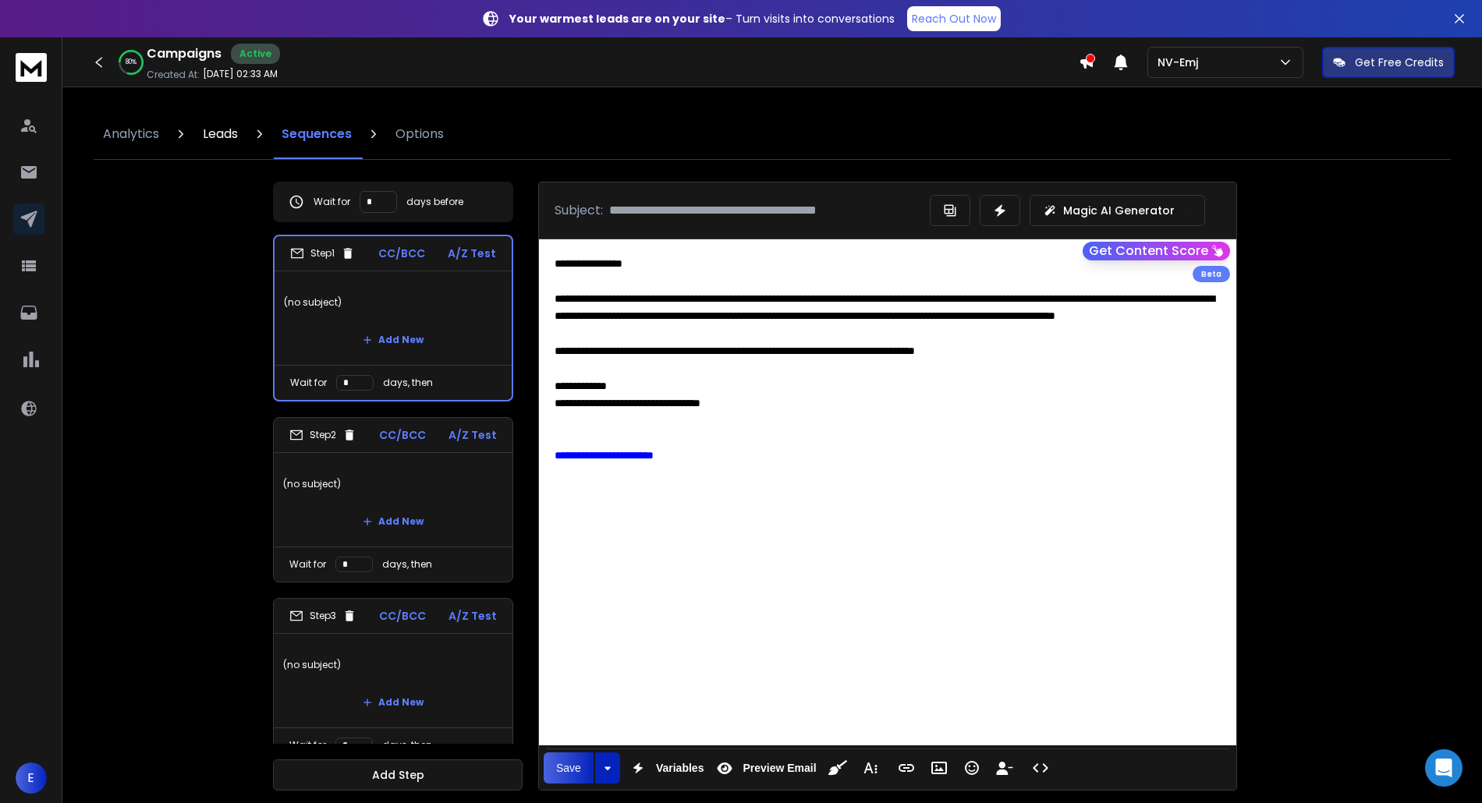
click at [222, 133] on p "Leads" at bounding box center [220, 134] width 35 height 19
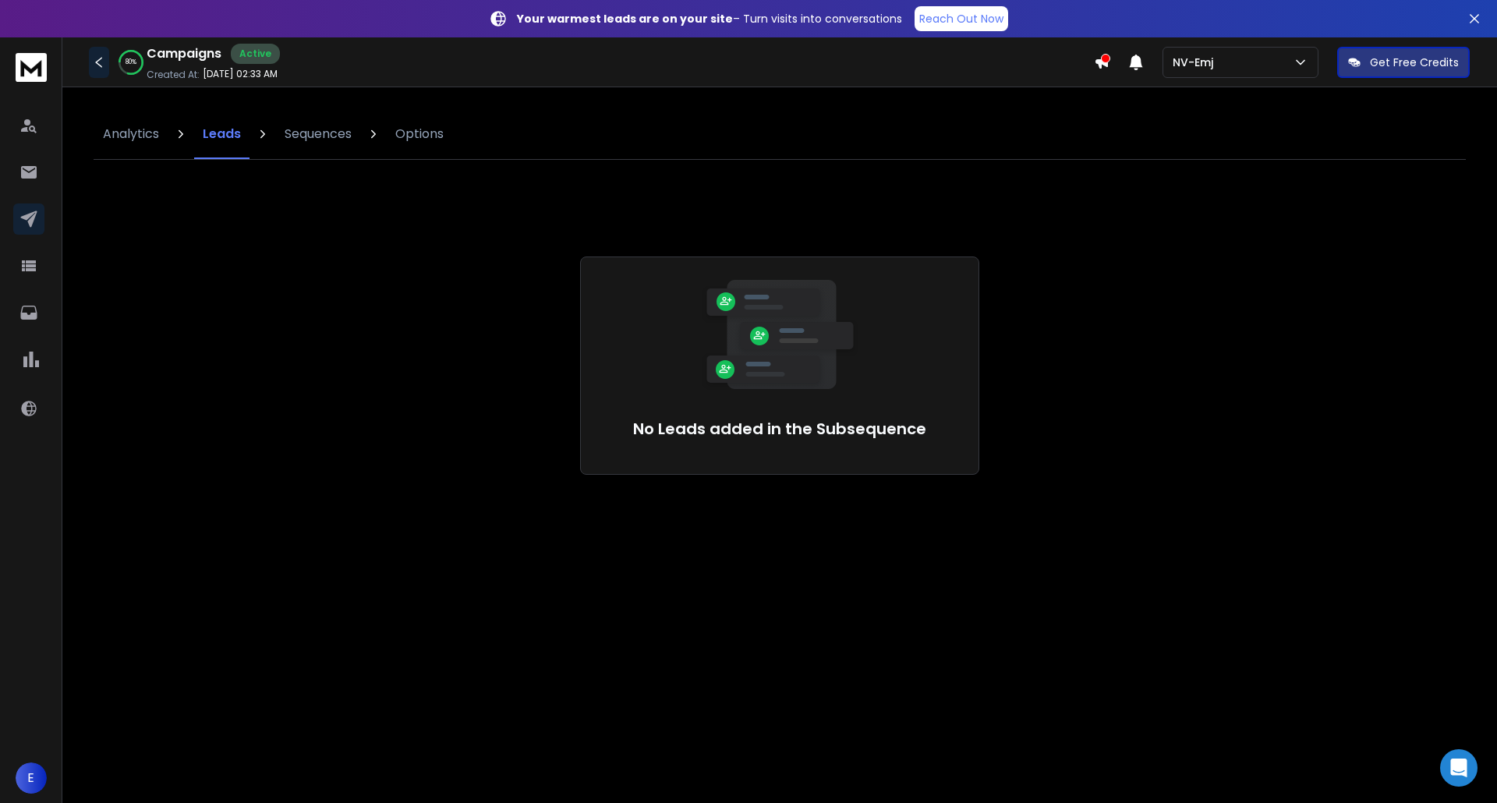
click at [97, 57] on icon at bounding box center [99, 62] width 14 height 14
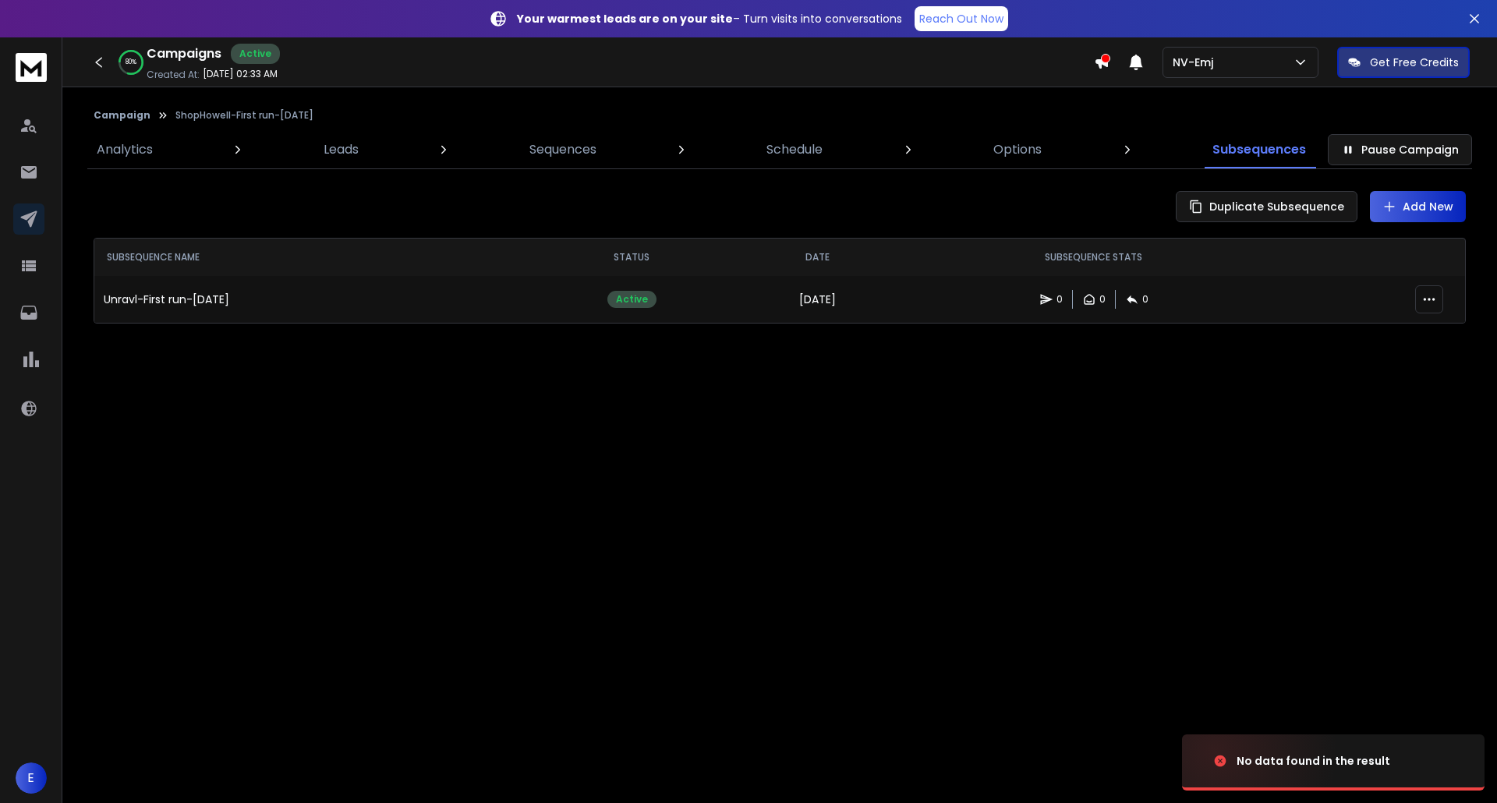
click at [1433, 303] on icon "button" at bounding box center [1430, 299] width 14 height 14
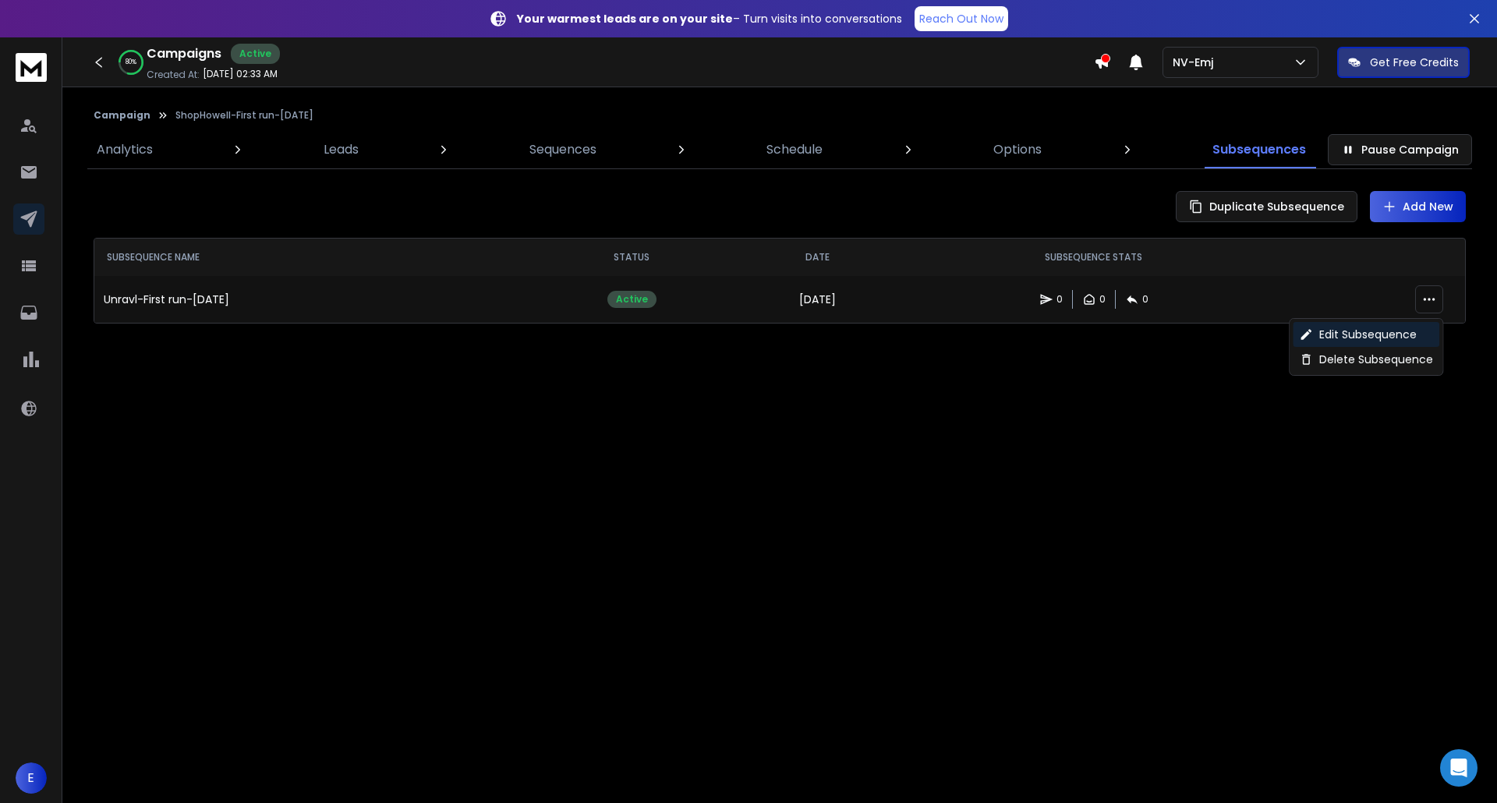
click at [1433, 303] on icon "button" at bounding box center [1430, 299] width 14 height 14
click at [1433, 297] on icon "button" at bounding box center [1430, 299] width 14 height 14
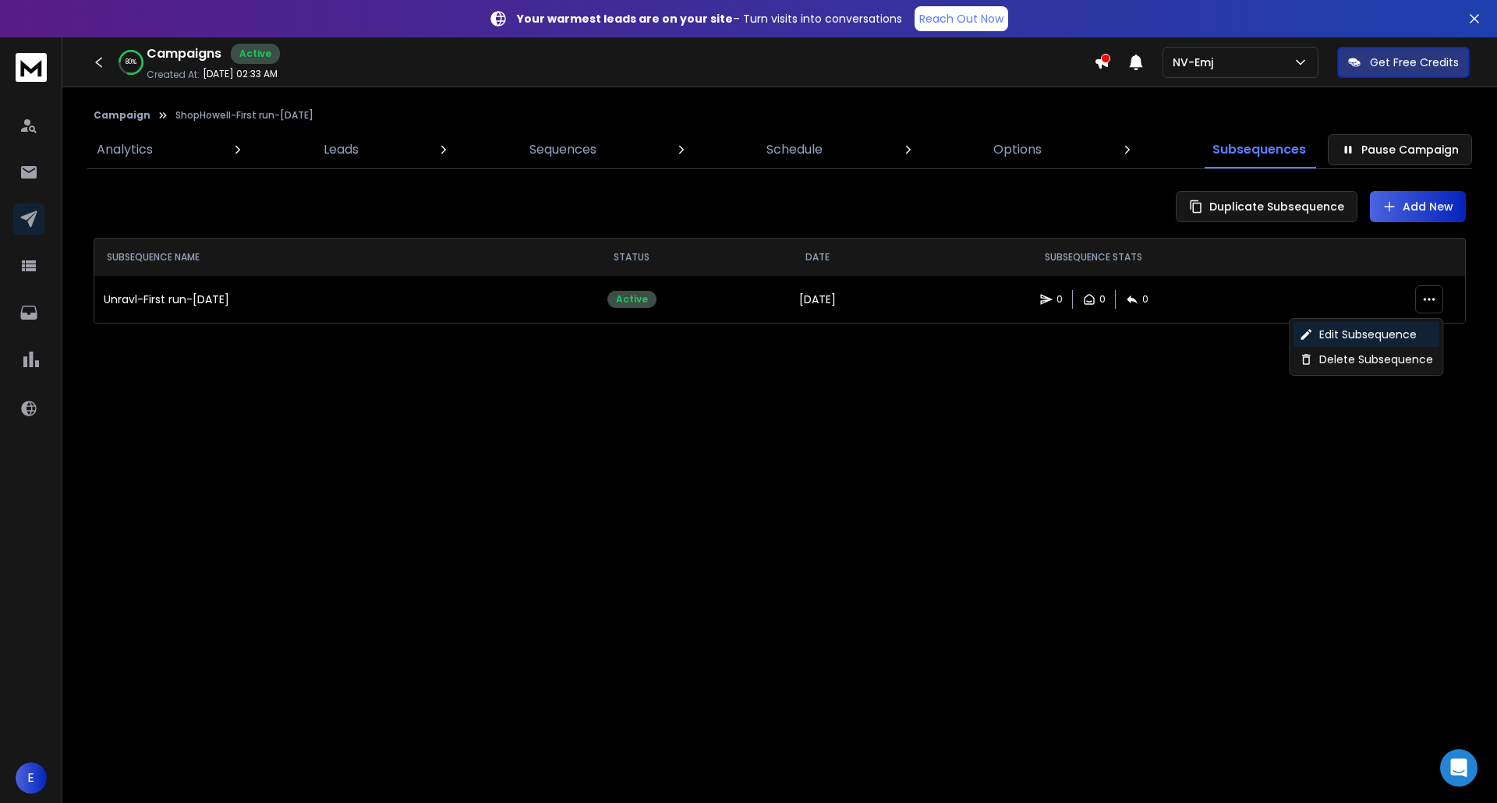
click at [1349, 334] on div "Edit Subsequence" at bounding box center [1358, 335] width 118 height 16
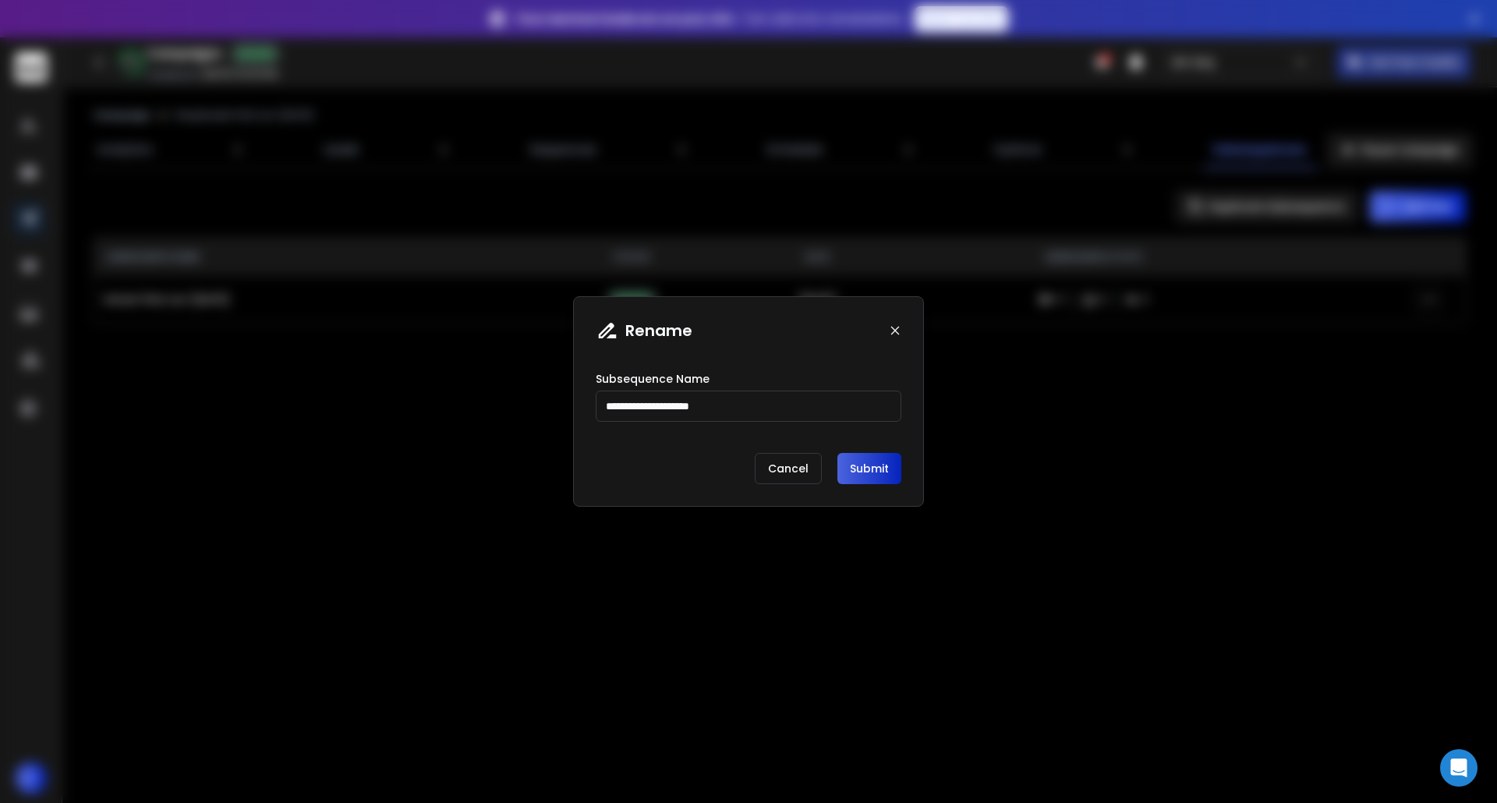
click at [902, 332] on div "**********" at bounding box center [748, 401] width 351 height 211
click at [894, 326] on icon at bounding box center [895, 330] width 12 height 12
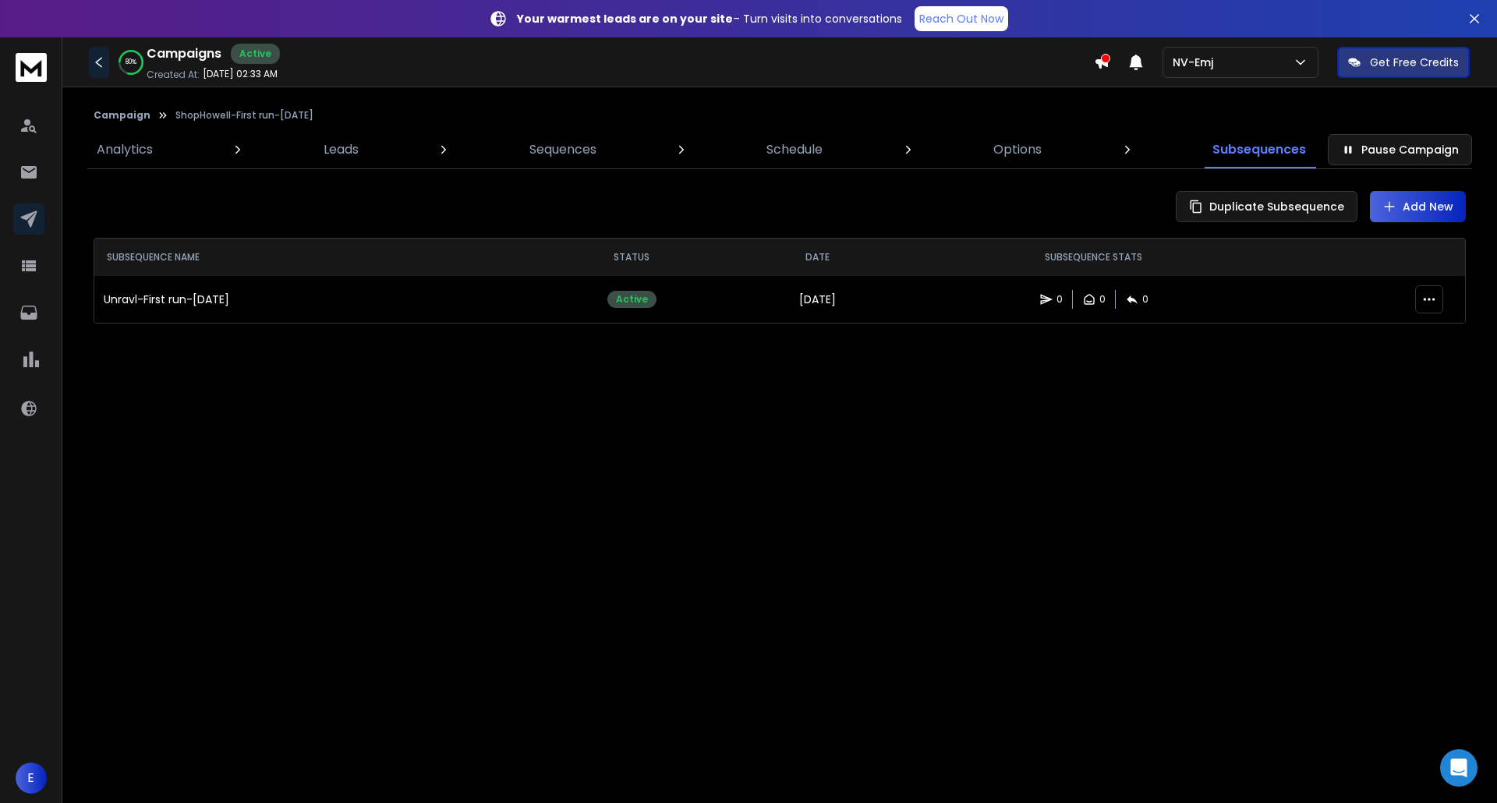
click at [106, 62] on button at bounding box center [99, 62] width 20 height 31
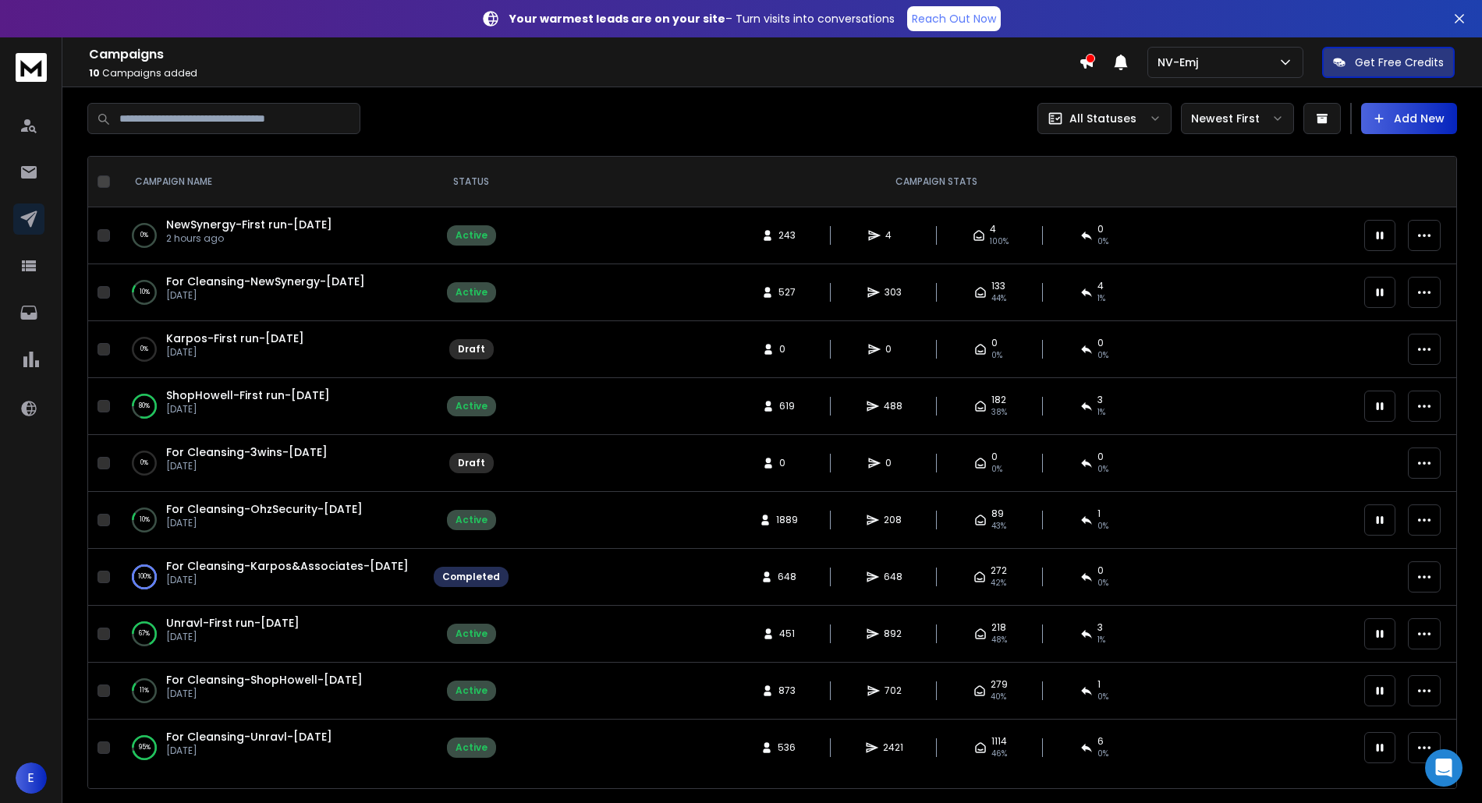
click at [326, 631] on div "67 % Unravl-First run-[DATE][DATE]" at bounding box center [270, 633] width 277 height 37
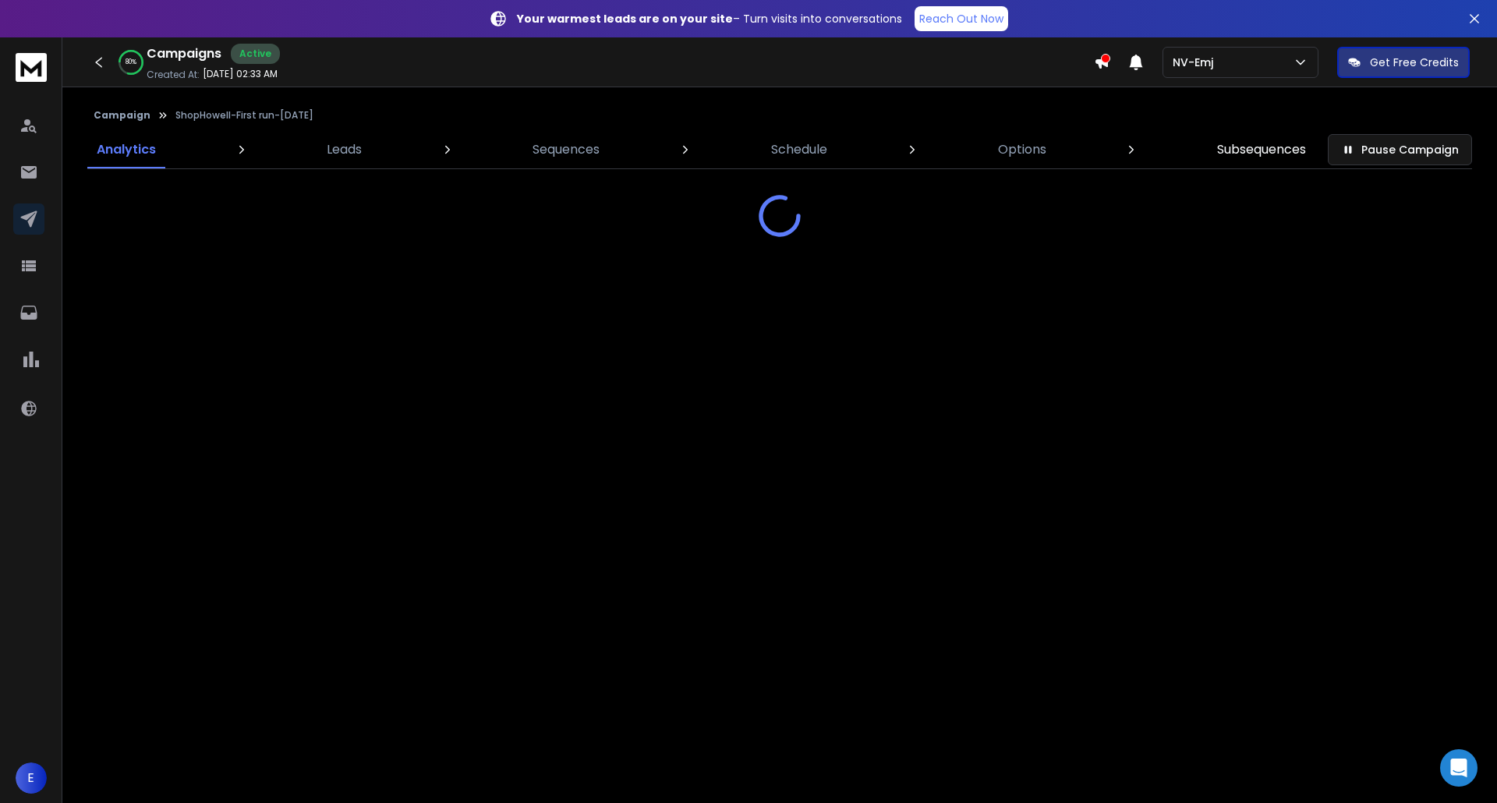
click at [1255, 147] on p "Subsequences" at bounding box center [1261, 149] width 89 height 19
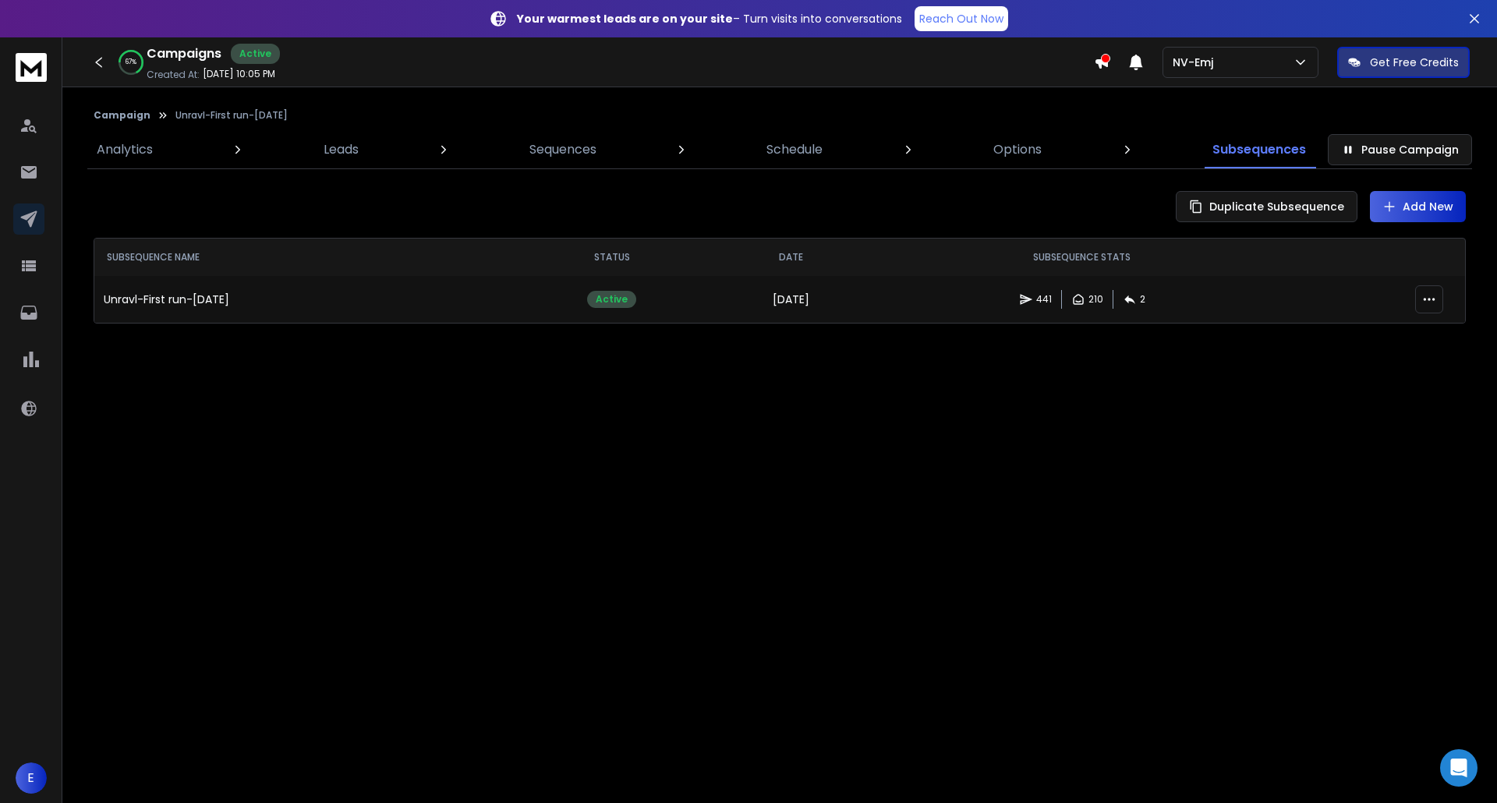
click at [952, 306] on div "441 210 2" at bounding box center [1082, 299] width 402 height 19
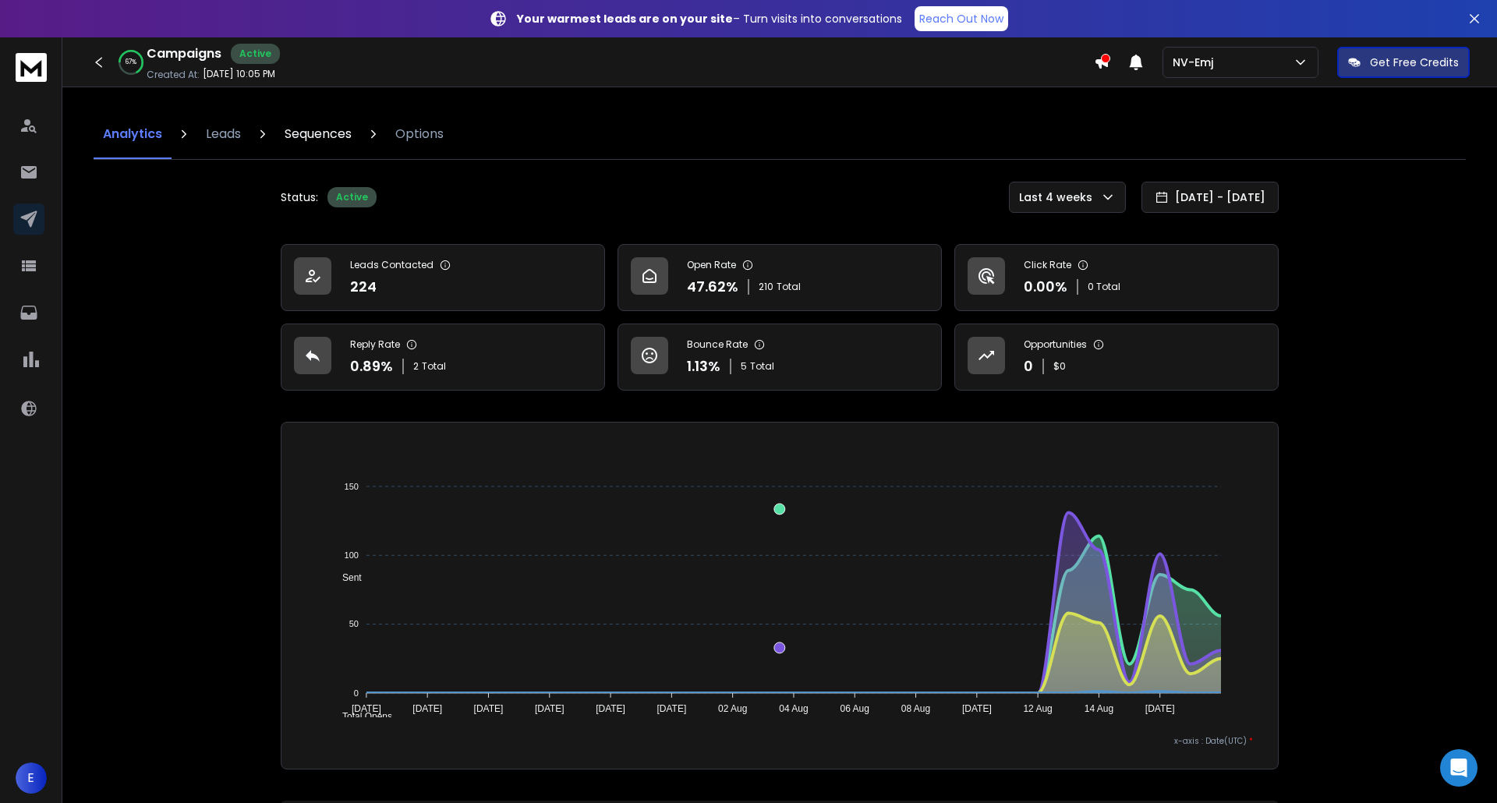
click at [338, 132] on p "Sequences" at bounding box center [318, 134] width 67 height 19
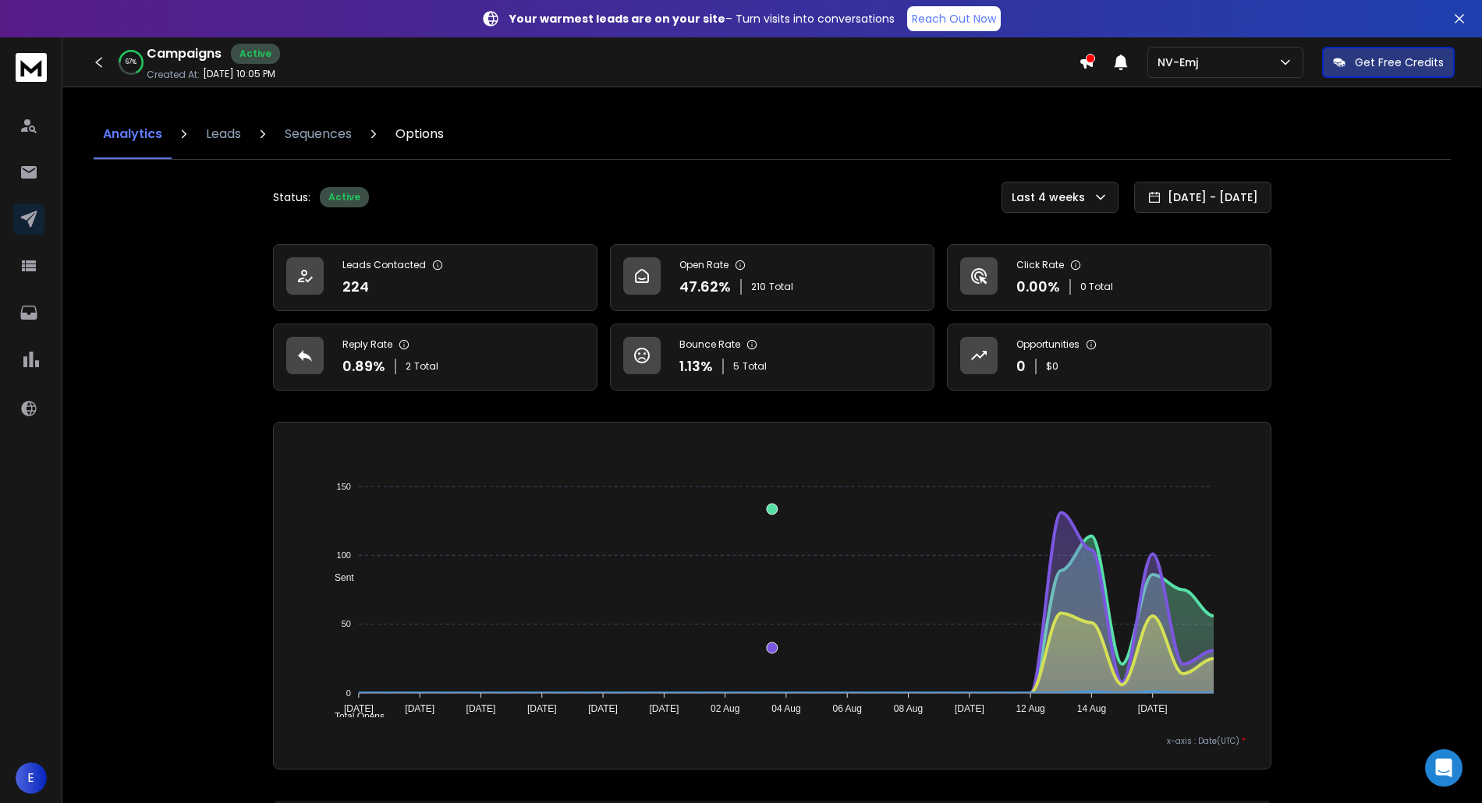
click at [431, 134] on p "Options" at bounding box center [419, 134] width 48 height 19
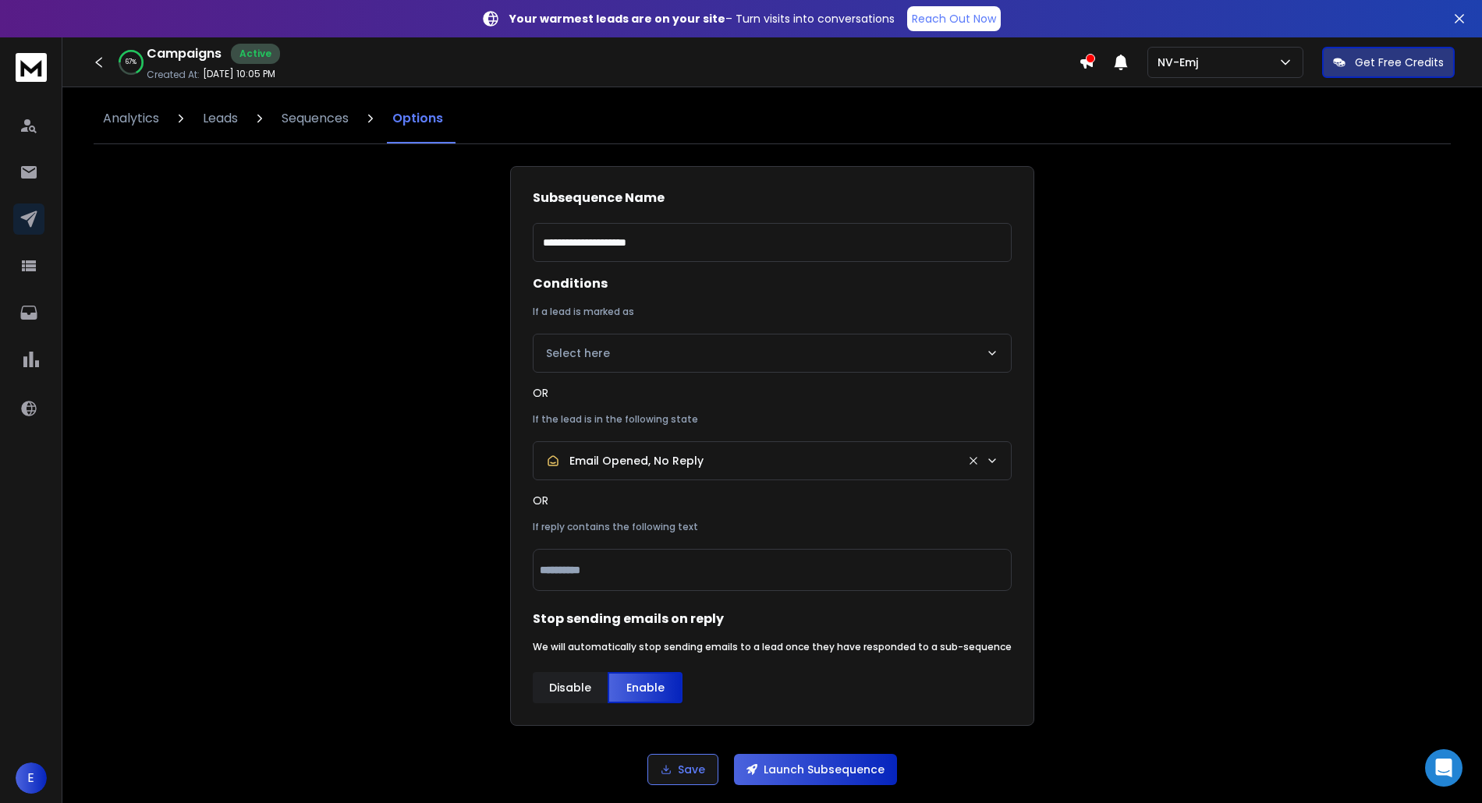
scroll to position [44, 0]
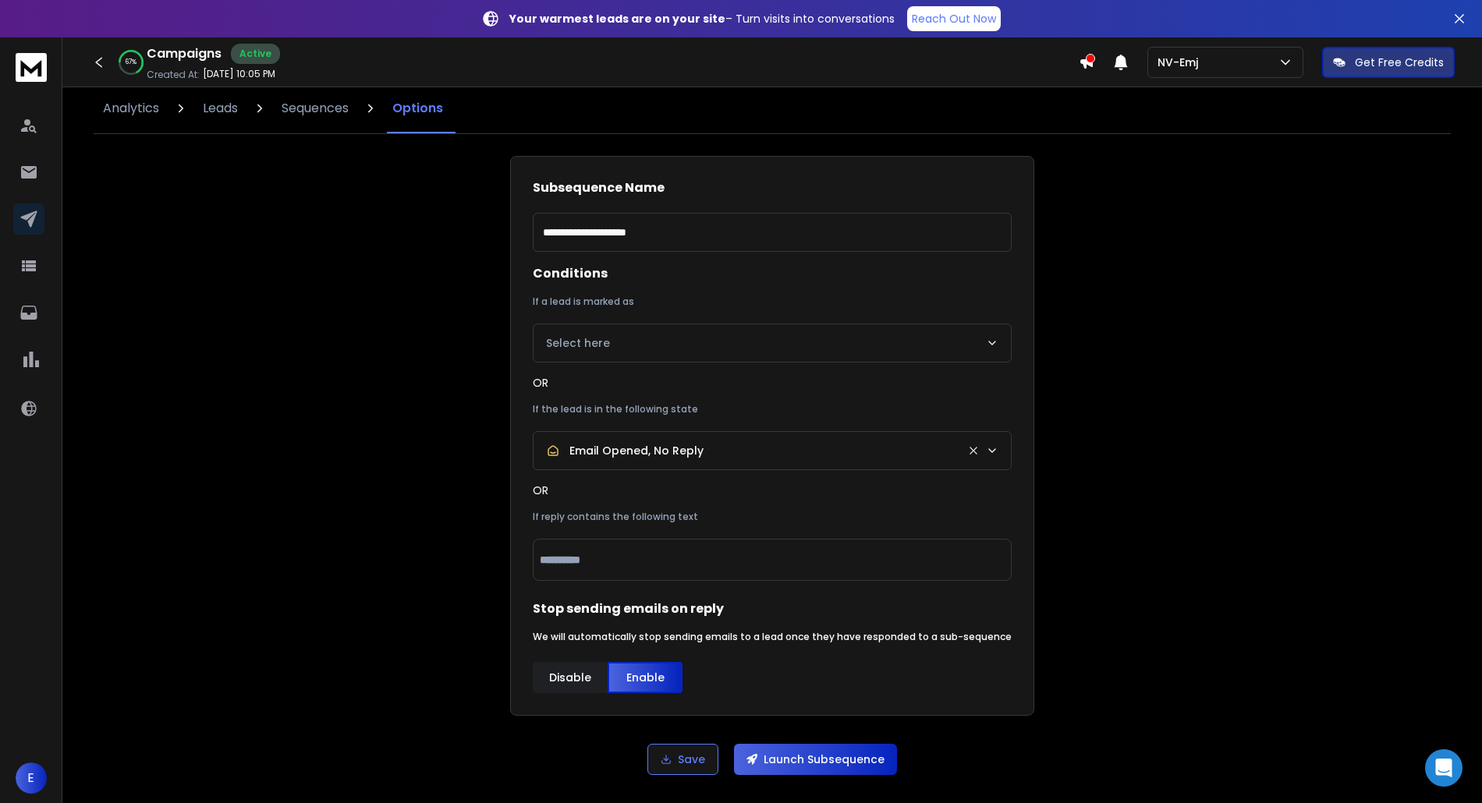
click at [858, 758] on button "Launch Subsequence" at bounding box center [815, 759] width 163 height 31
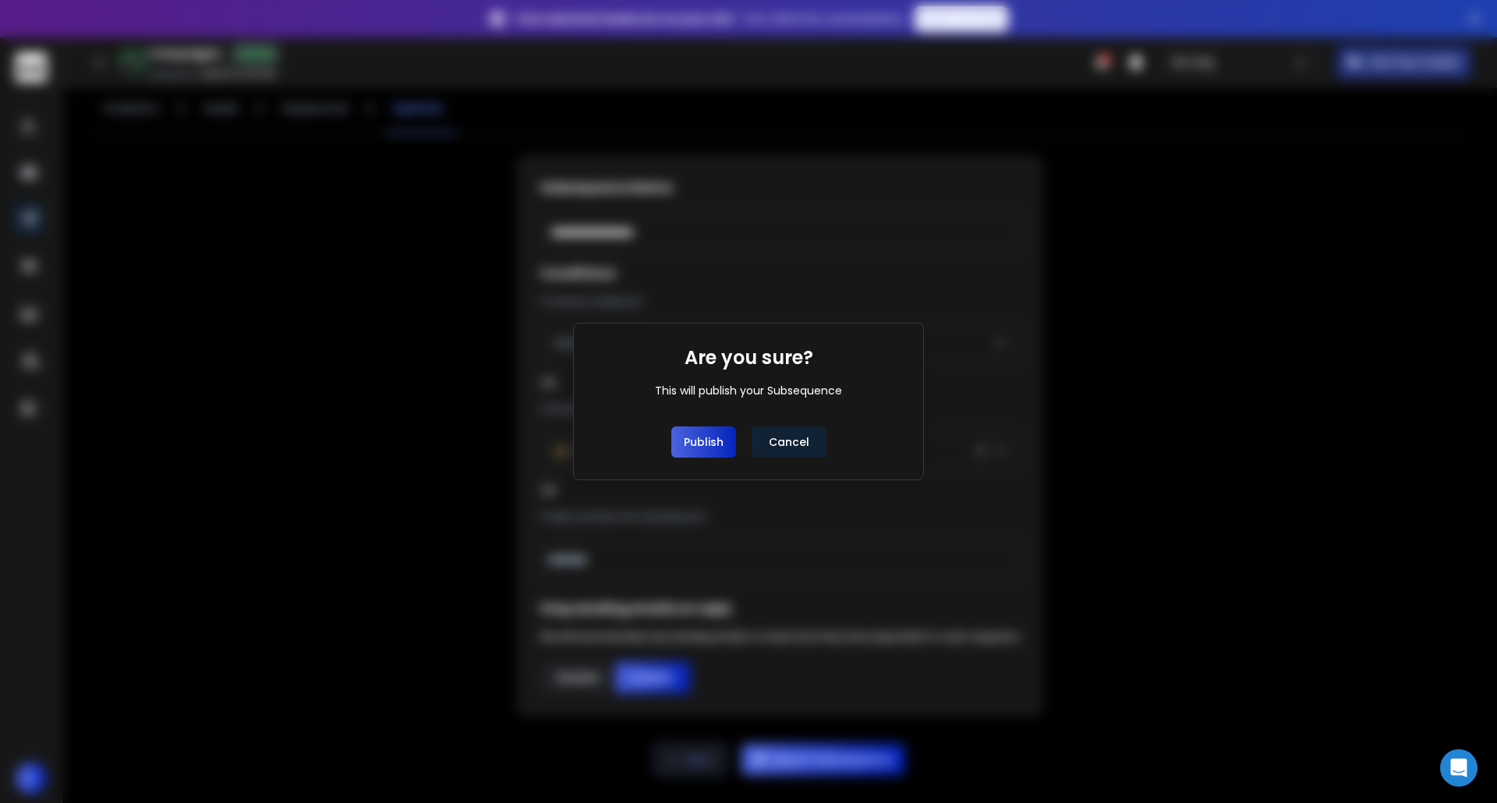
click at [711, 434] on button "Publish" at bounding box center [703, 442] width 65 height 31
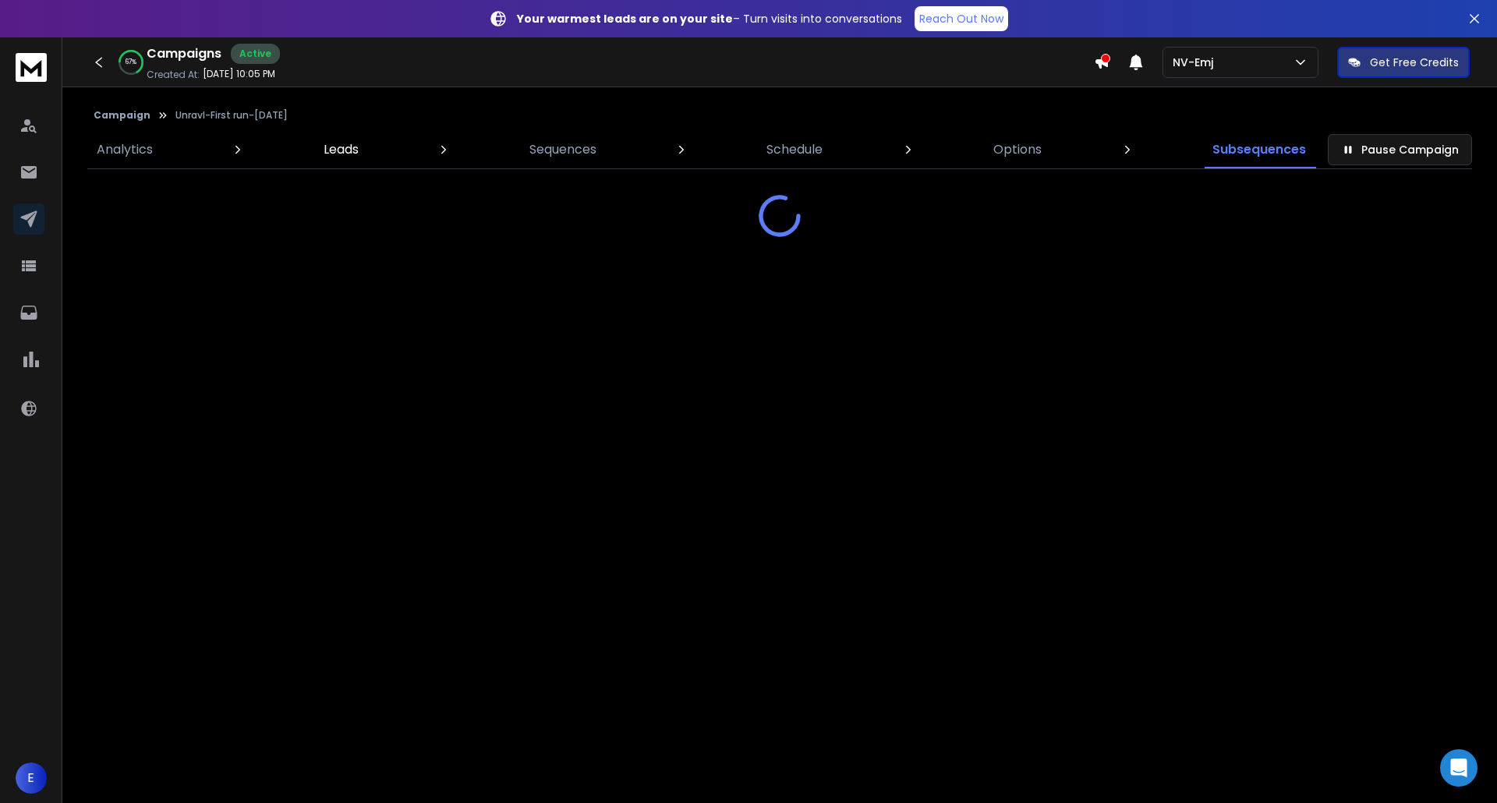
click at [329, 154] on p "Leads" at bounding box center [341, 149] width 35 height 19
click at [131, 159] on link "Analytics" at bounding box center [124, 149] width 75 height 37
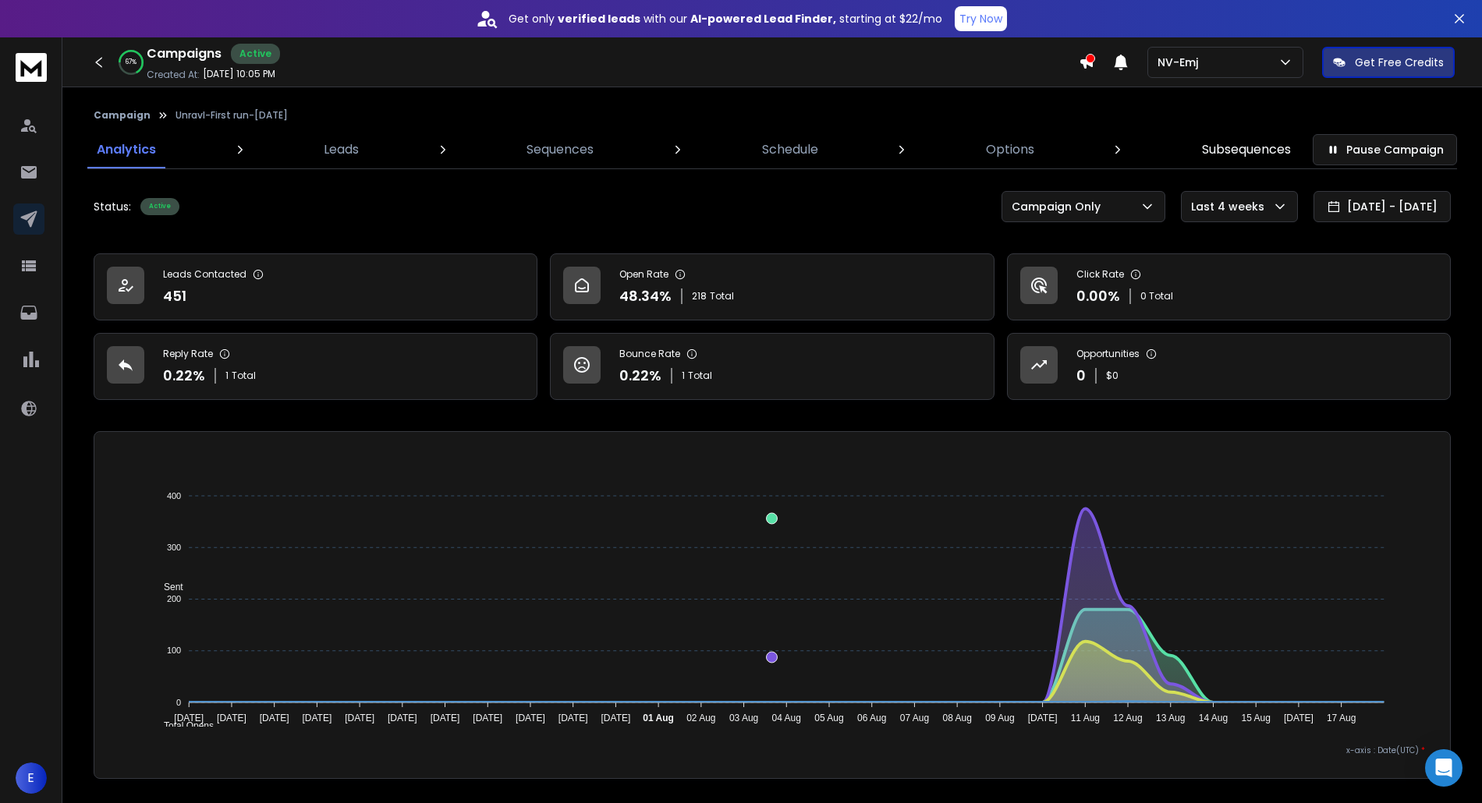
click at [1235, 140] on p "Subsequences" at bounding box center [1246, 149] width 89 height 19
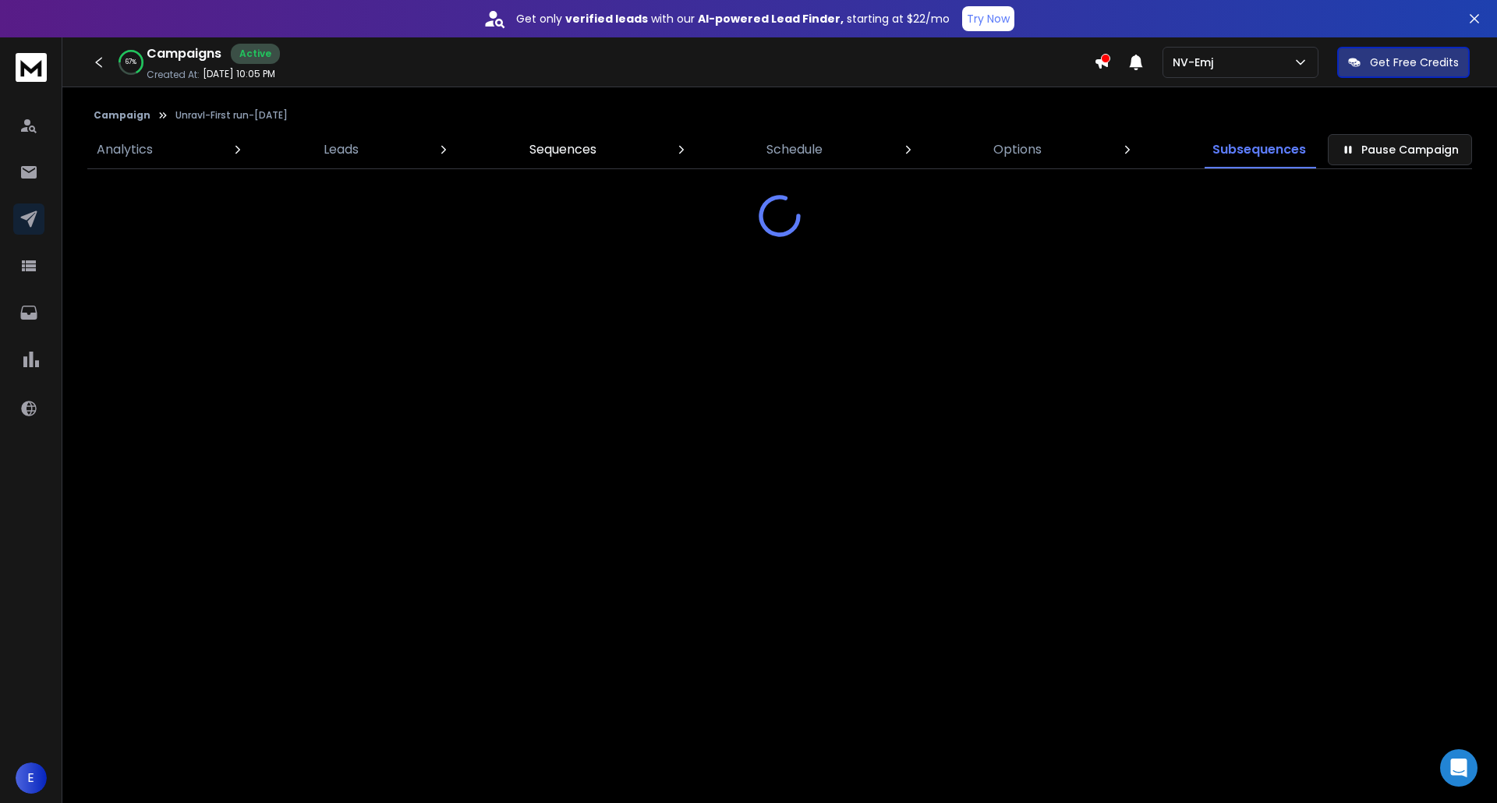
click at [547, 158] on p "Sequences" at bounding box center [563, 149] width 67 height 19
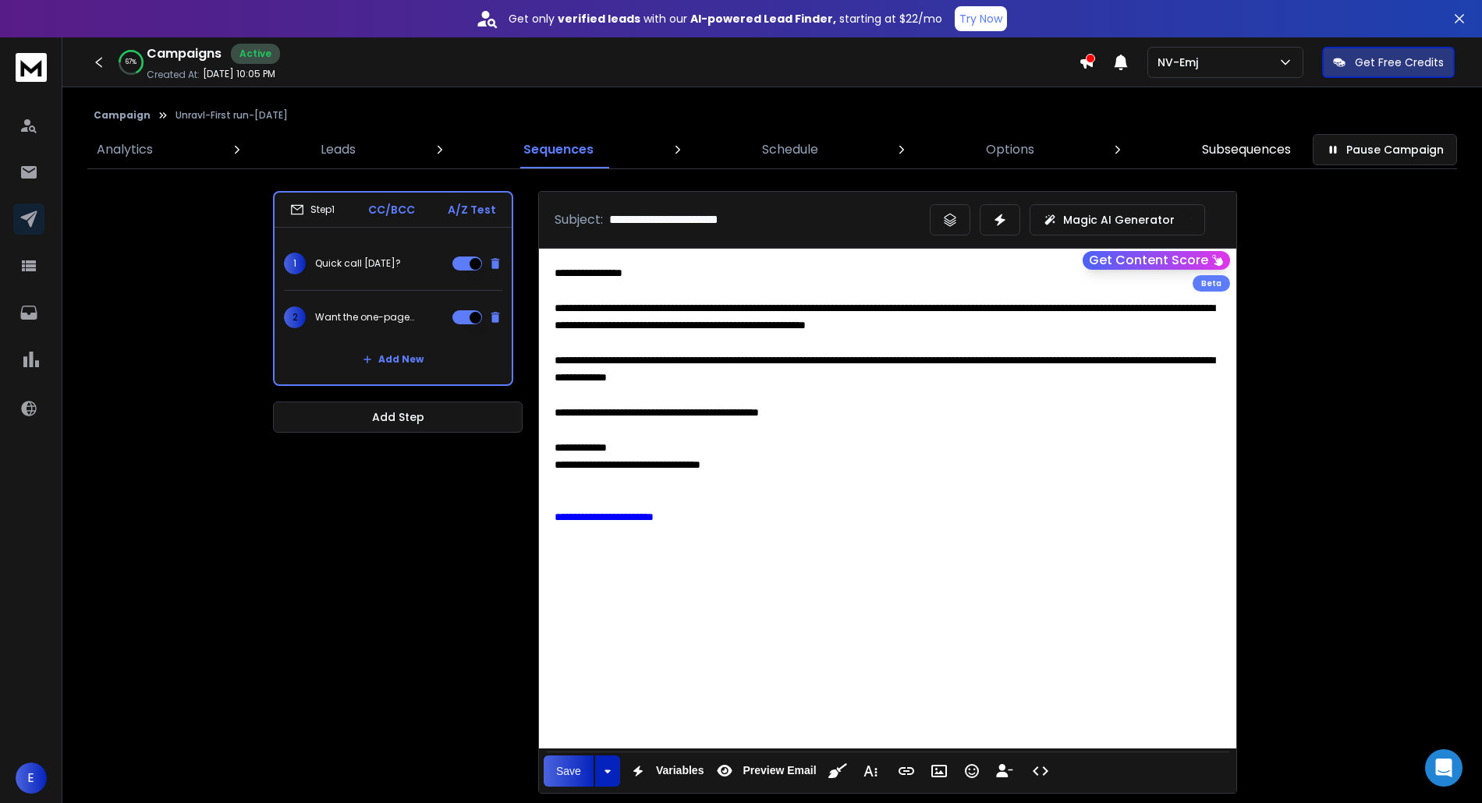
click at [1255, 151] on p "Subsequences" at bounding box center [1246, 149] width 89 height 19
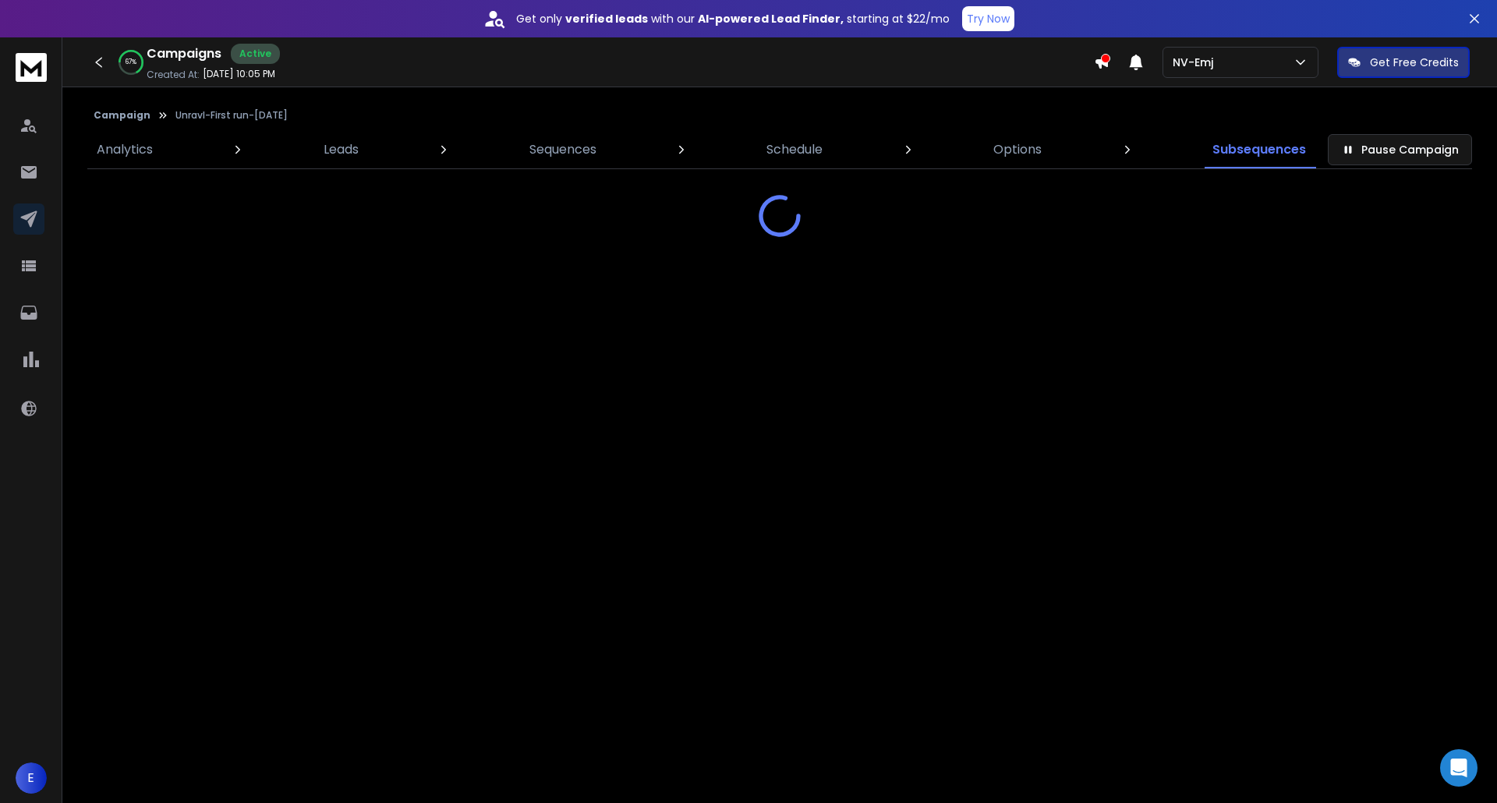
click at [85, 67] on div "67 % Campaigns Active Created At: [DATE] 10:05 PM NV-Emj Get Free Credits" at bounding box center [748, 62] width 1497 height 50
click at [92, 58] on icon at bounding box center [99, 62] width 14 height 14
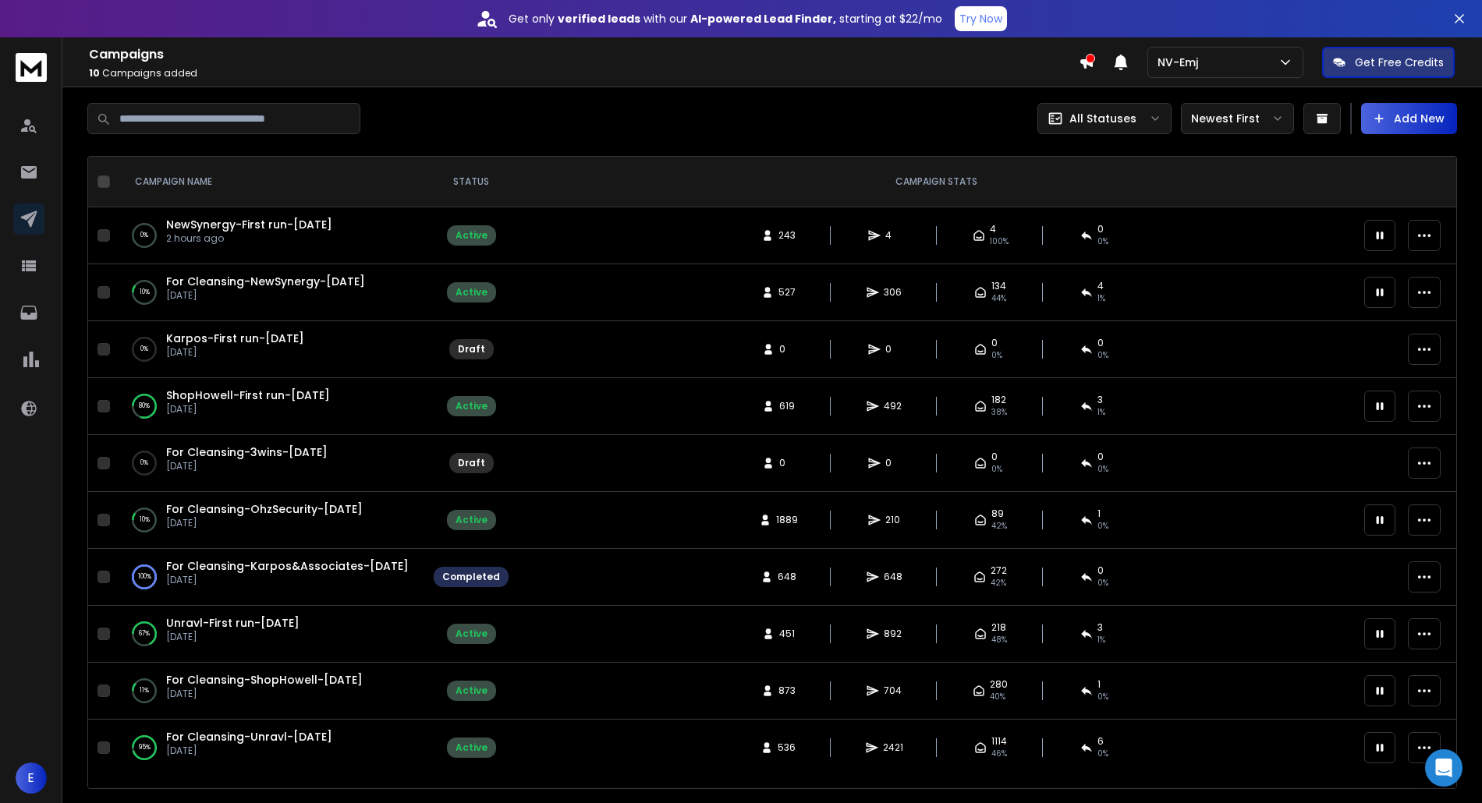
click at [618, 406] on div "619 492 182 38 % 3 1 %" at bounding box center [936, 406] width 818 height 25
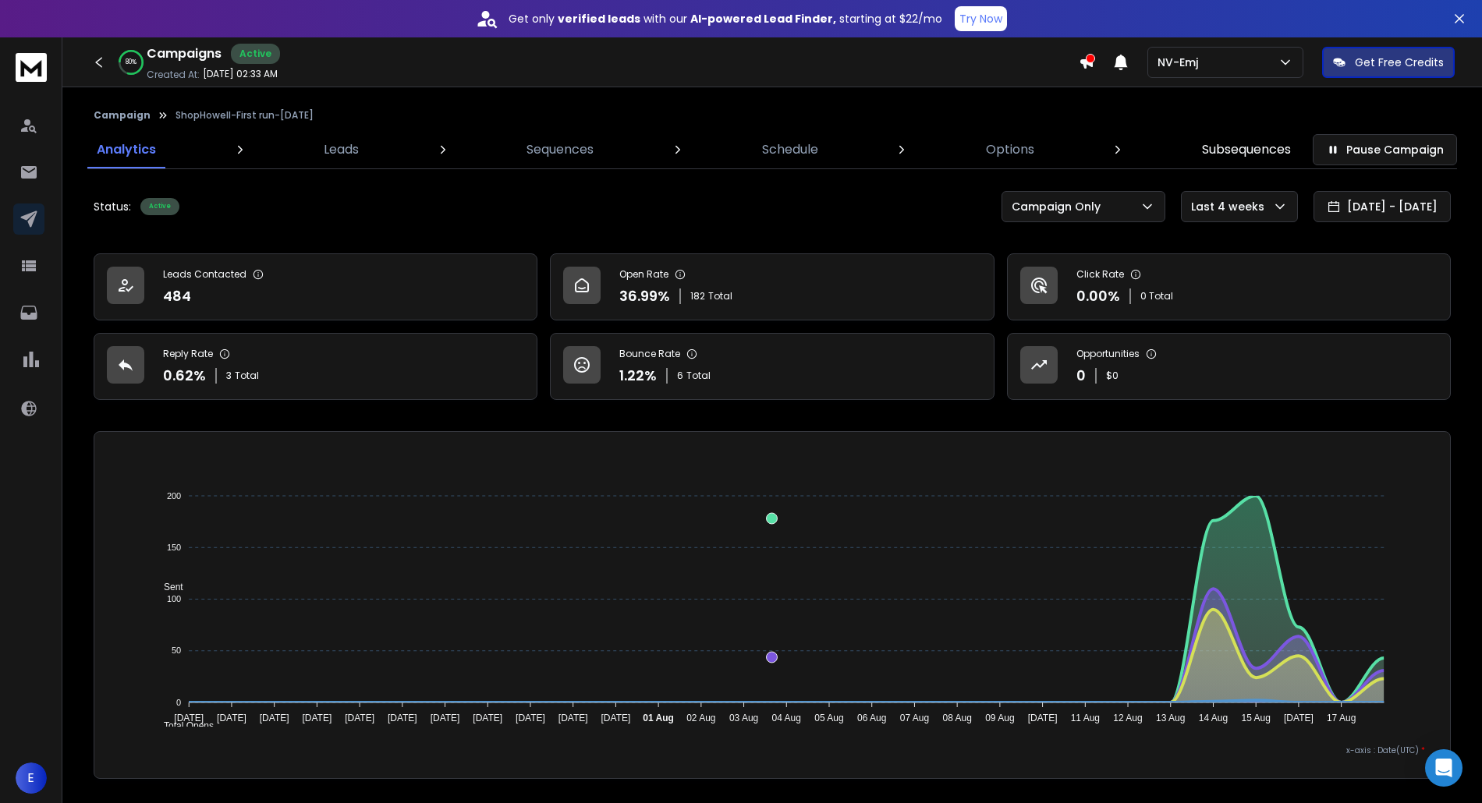
click at [1223, 147] on p "Subsequences" at bounding box center [1246, 149] width 89 height 19
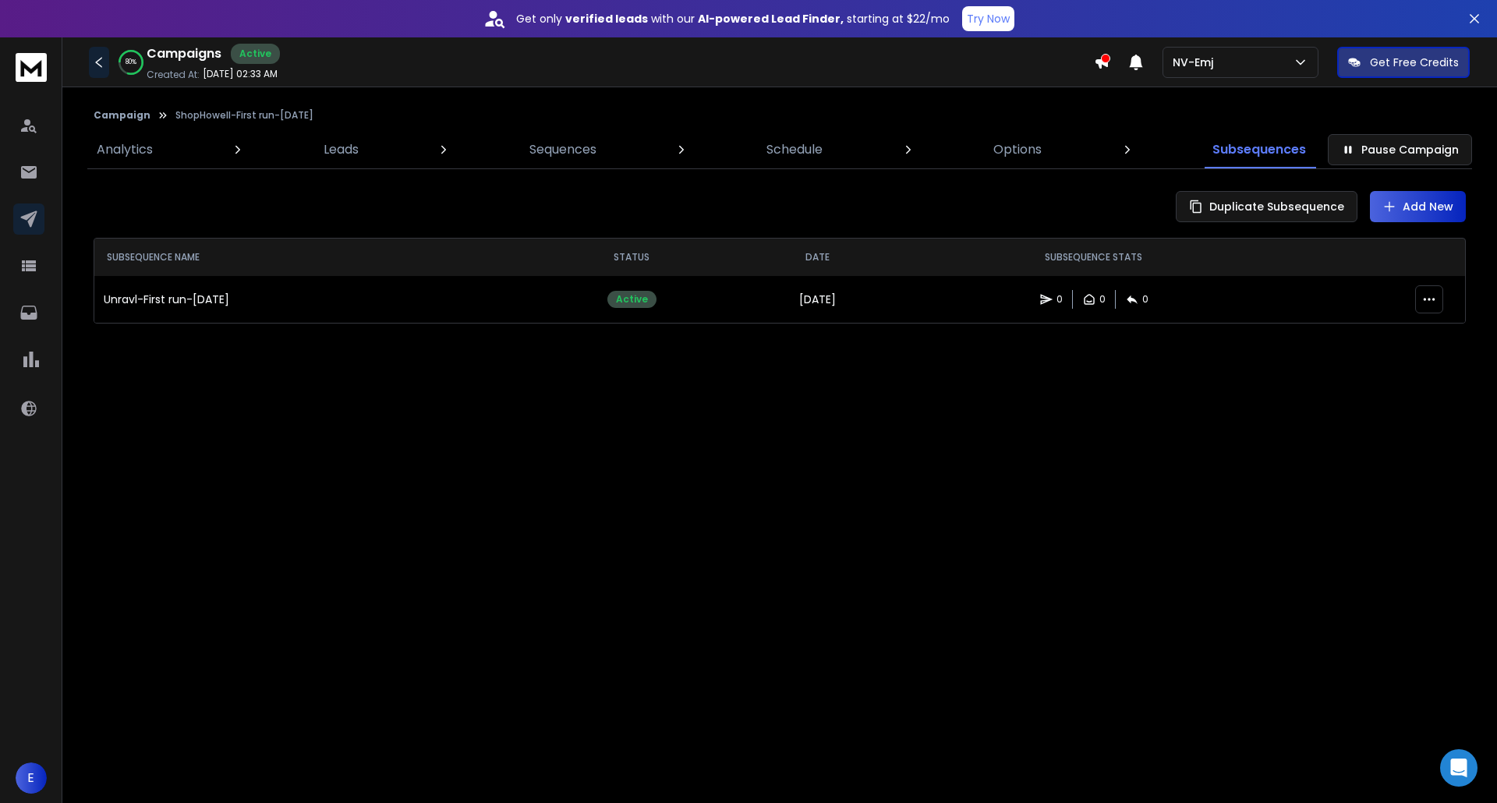
click at [89, 60] on button at bounding box center [99, 62] width 20 height 31
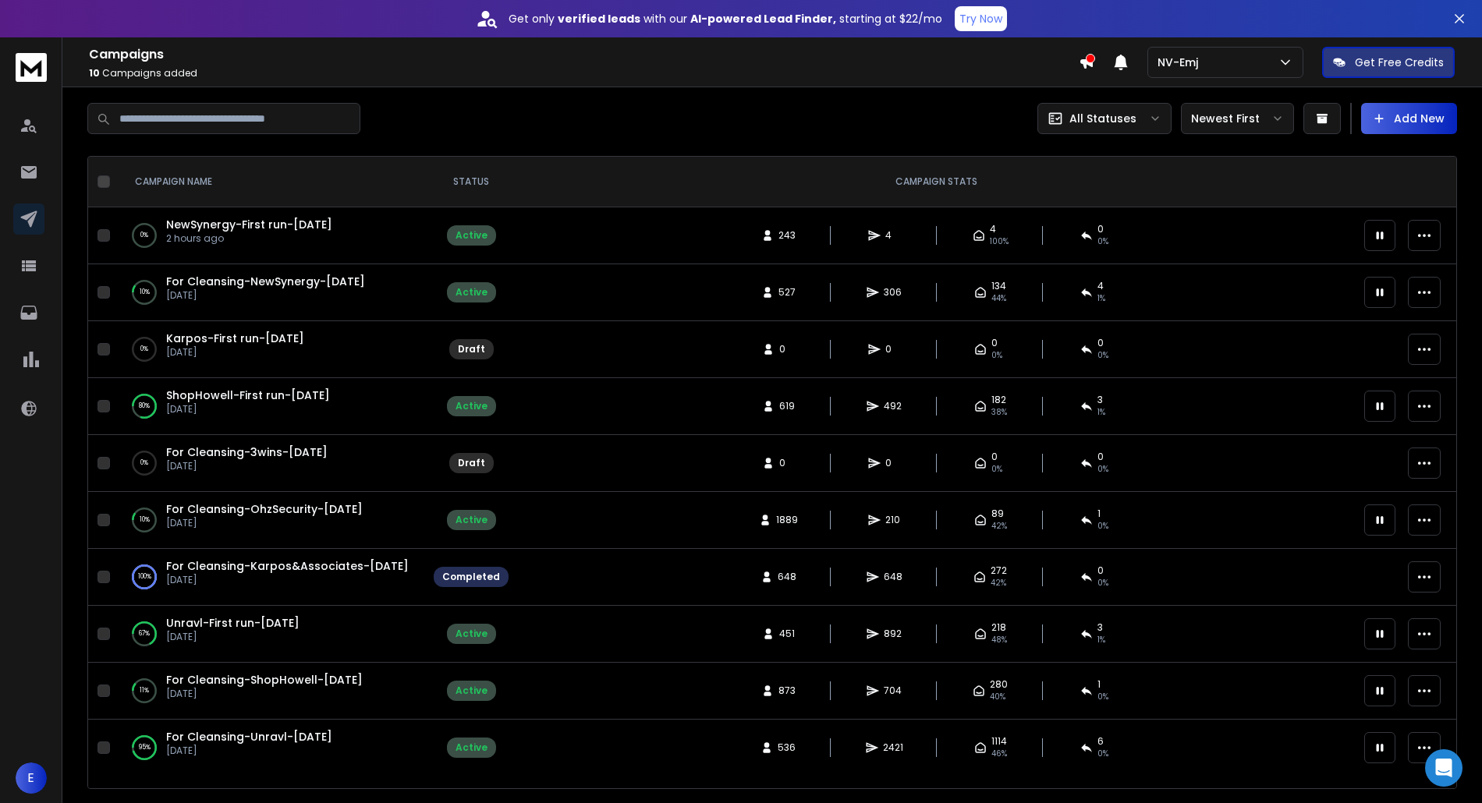
click at [547, 634] on div "451 892 218 48 % 3 1 %" at bounding box center [936, 634] width 818 height 25
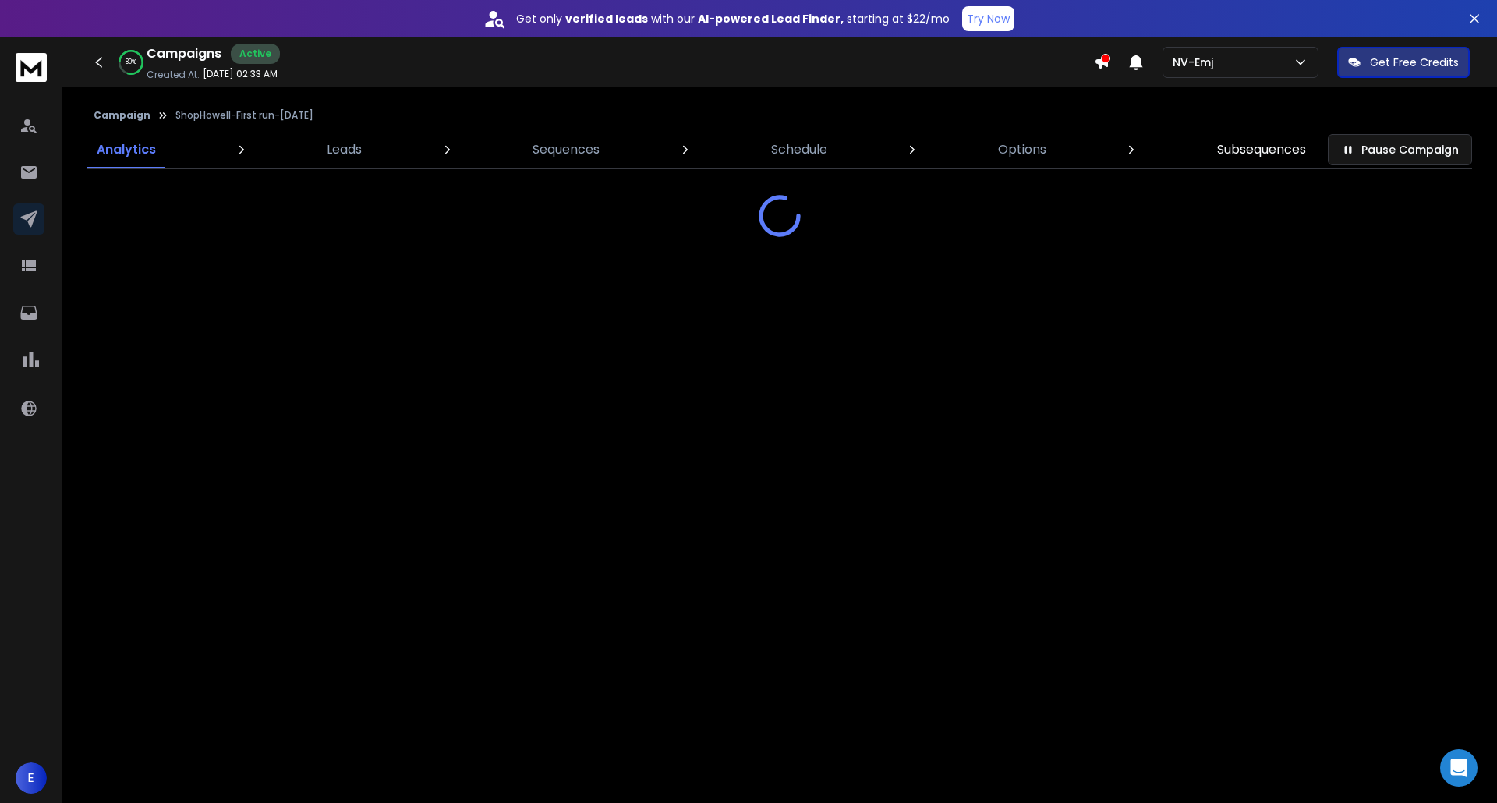
click at [1262, 151] on p "Subsequences" at bounding box center [1261, 149] width 89 height 19
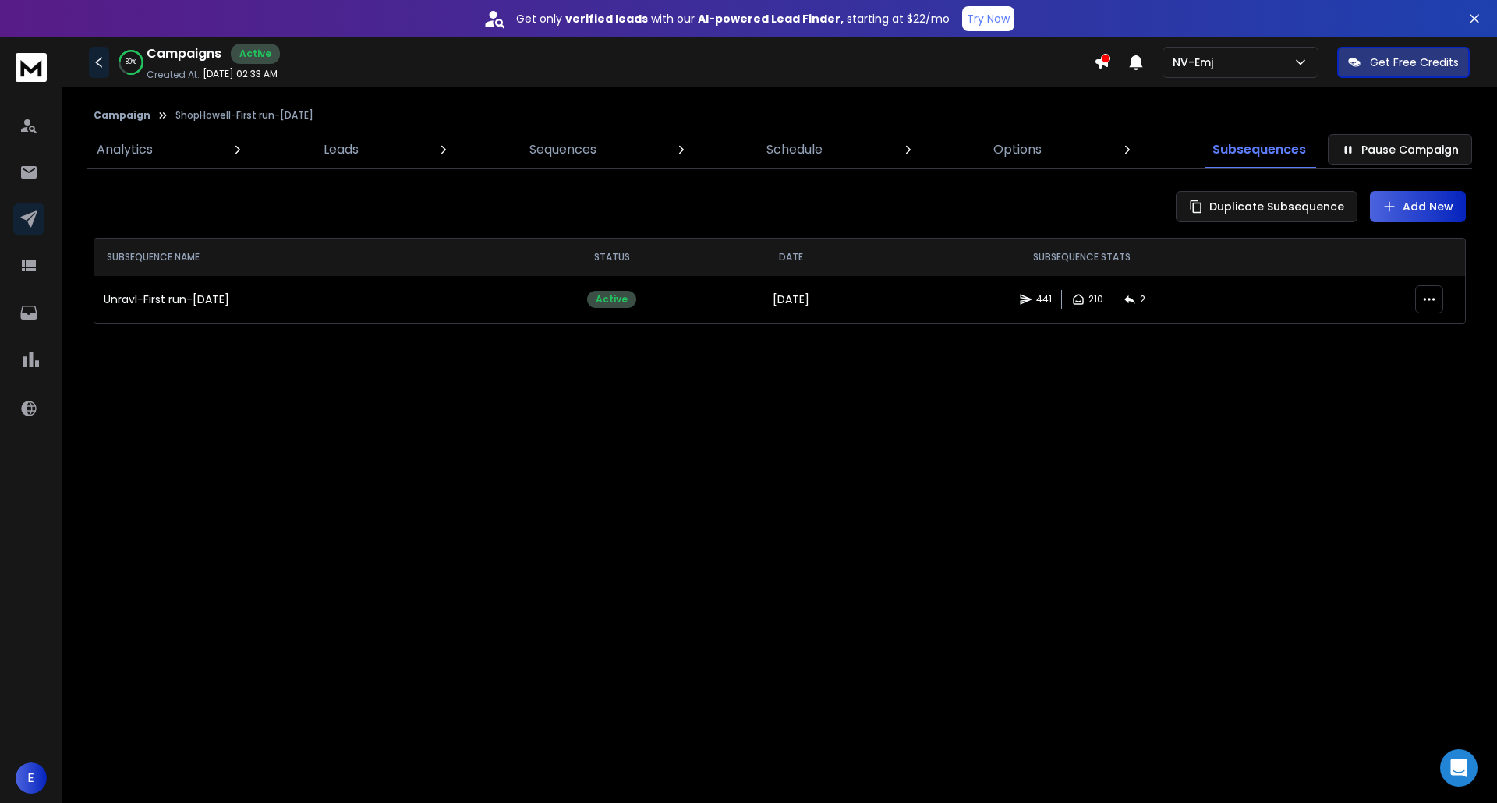
click at [101, 59] on icon at bounding box center [99, 62] width 14 height 14
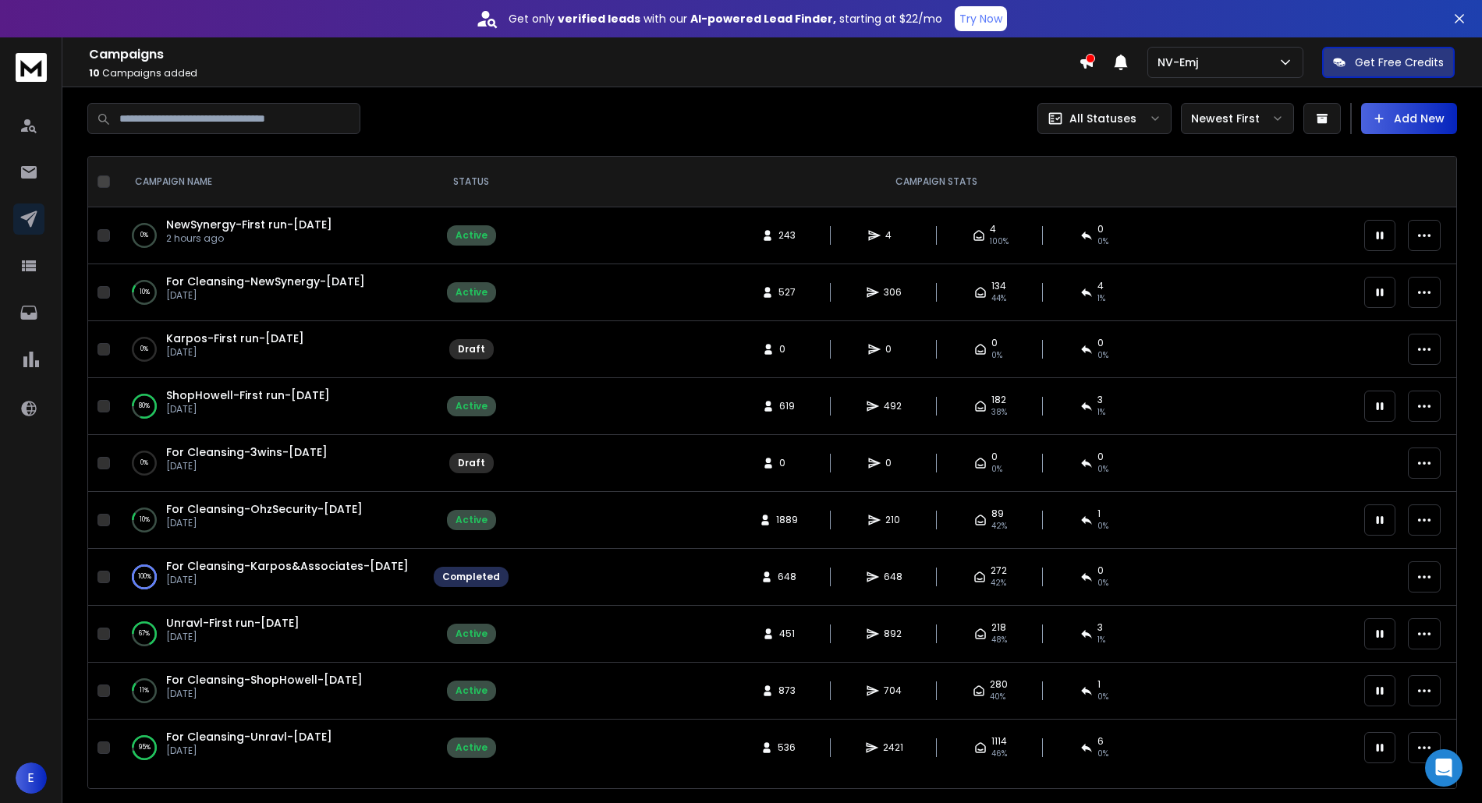
click at [591, 225] on div "243 4 4 100 % 0 0 %" at bounding box center [936, 235] width 818 height 25
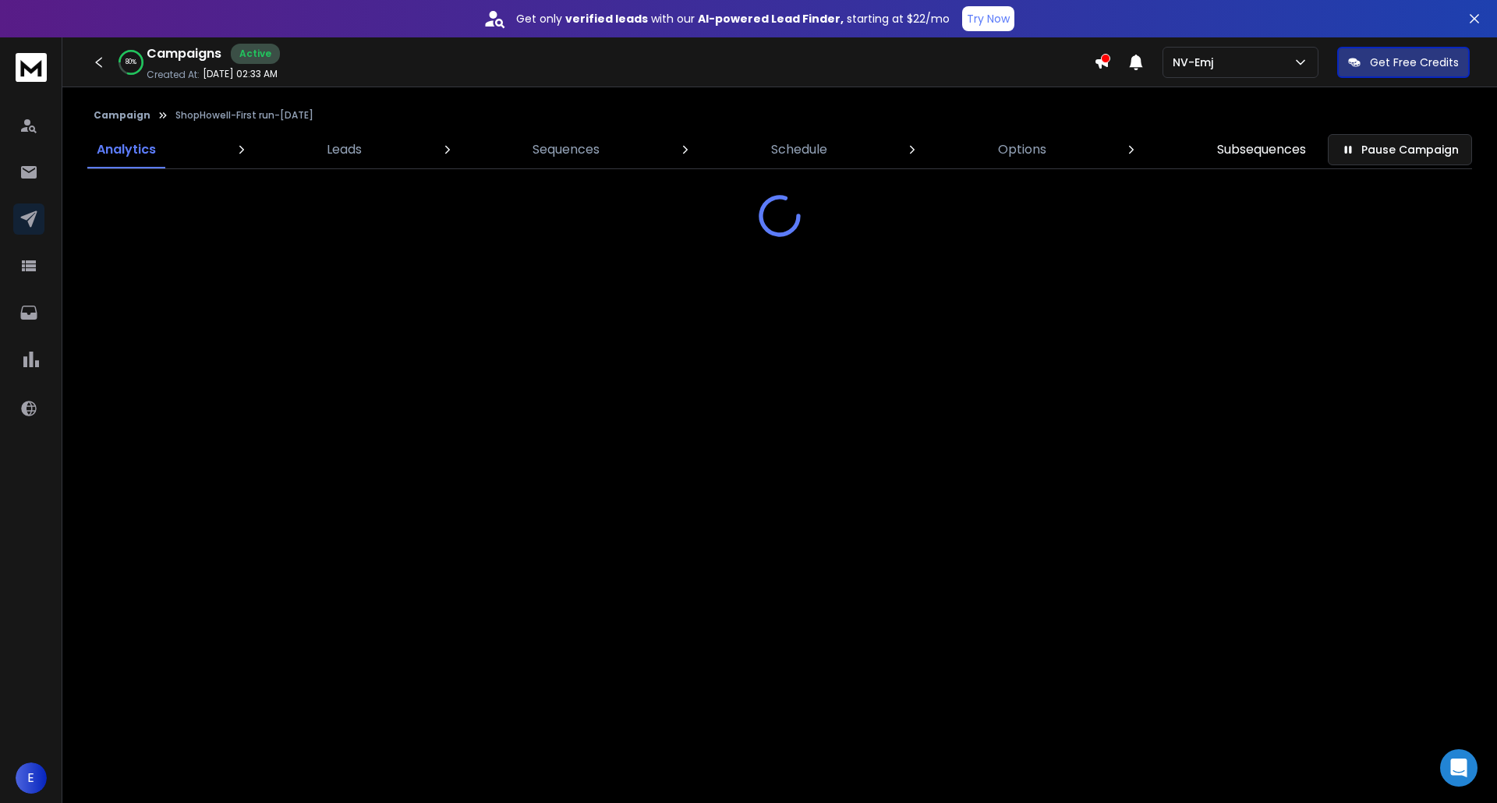
click at [1249, 153] on p "Subsequences" at bounding box center [1261, 149] width 89 height 19
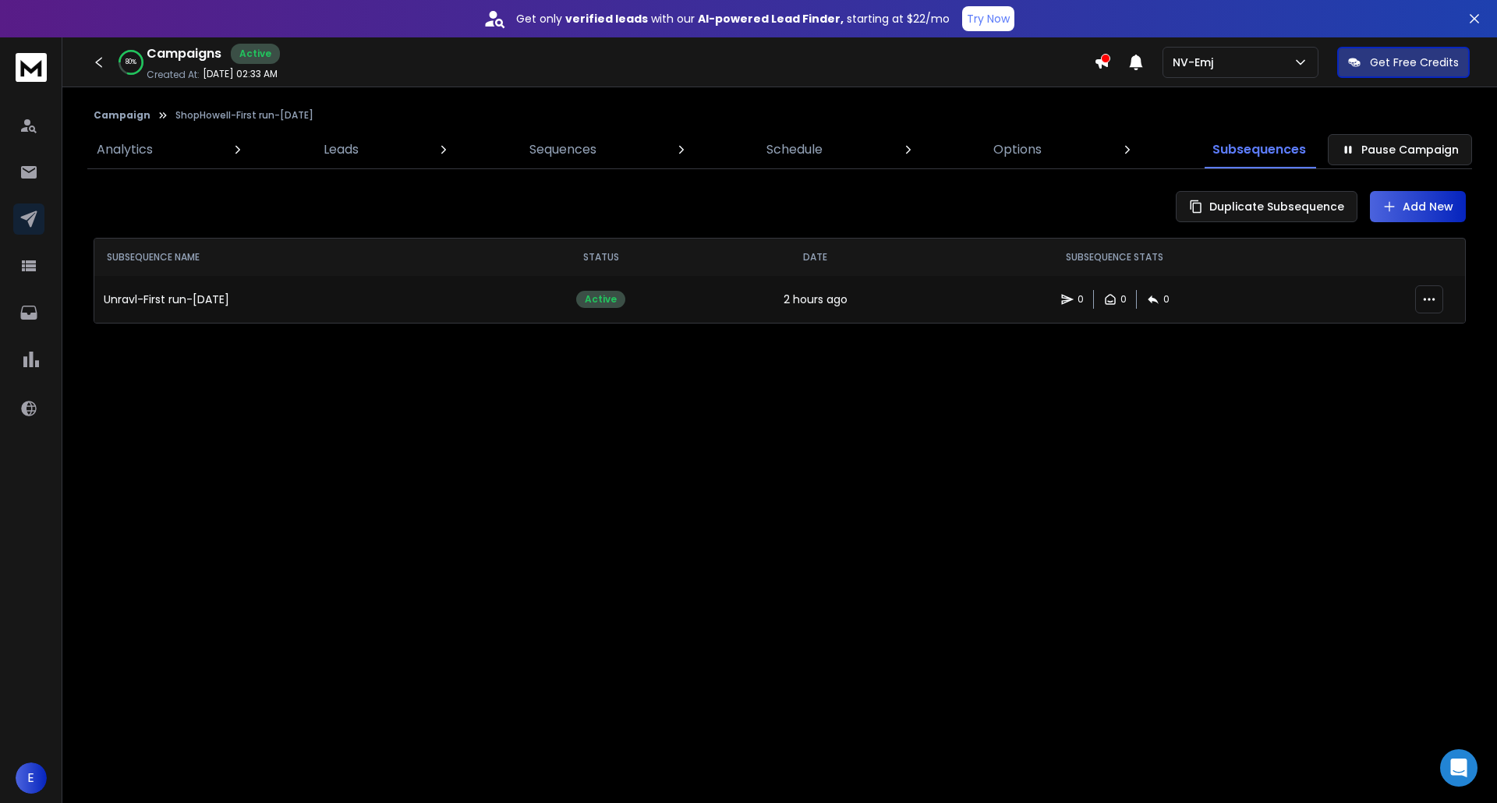
click at [1435, 296] on icon "button" at bounding box center [1430, 299] width 14 height 14
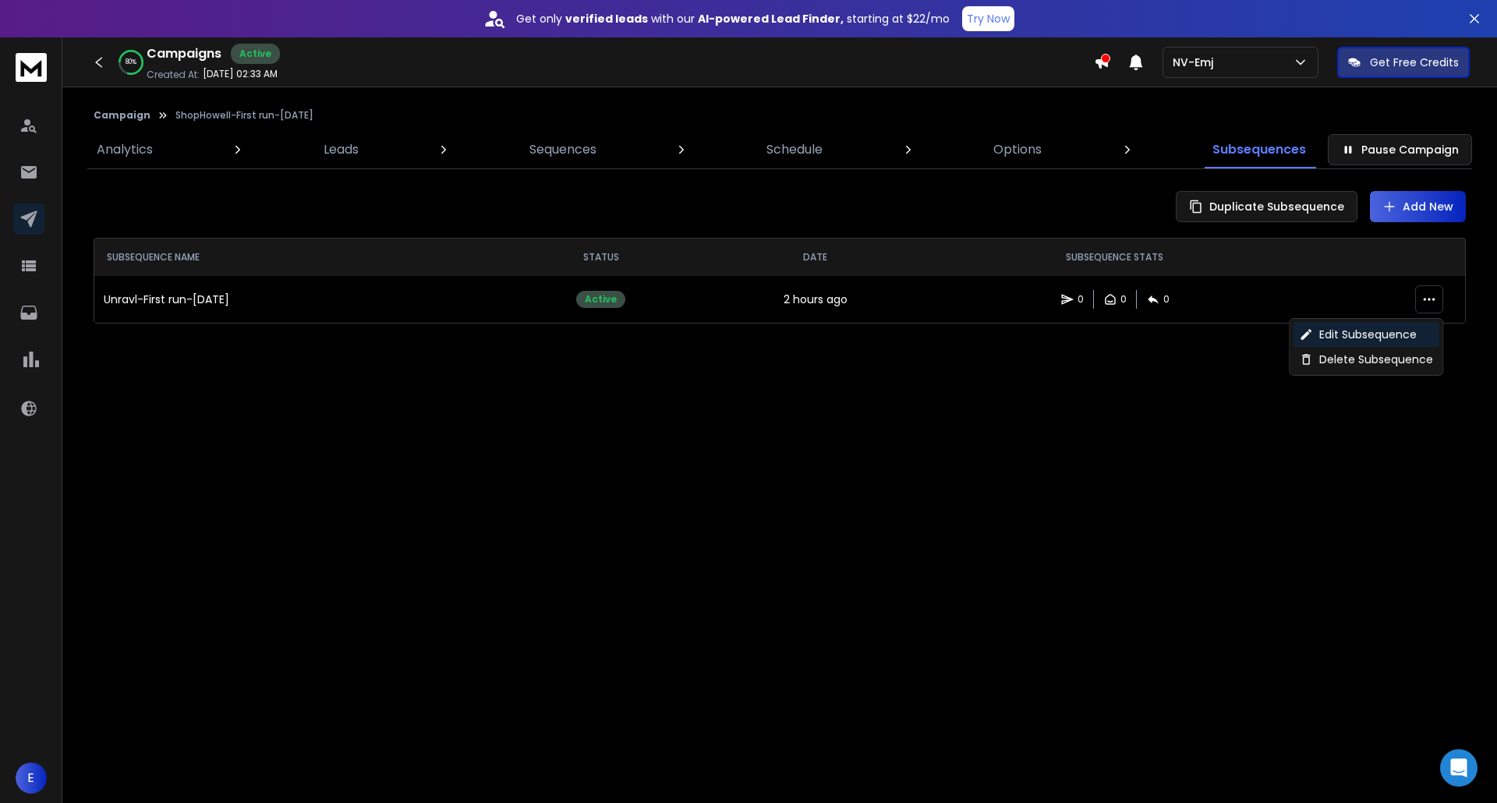
click at [1348, 331] on div "Edit Subsequence" at bounding box center [1358, 335] width 118 height 16
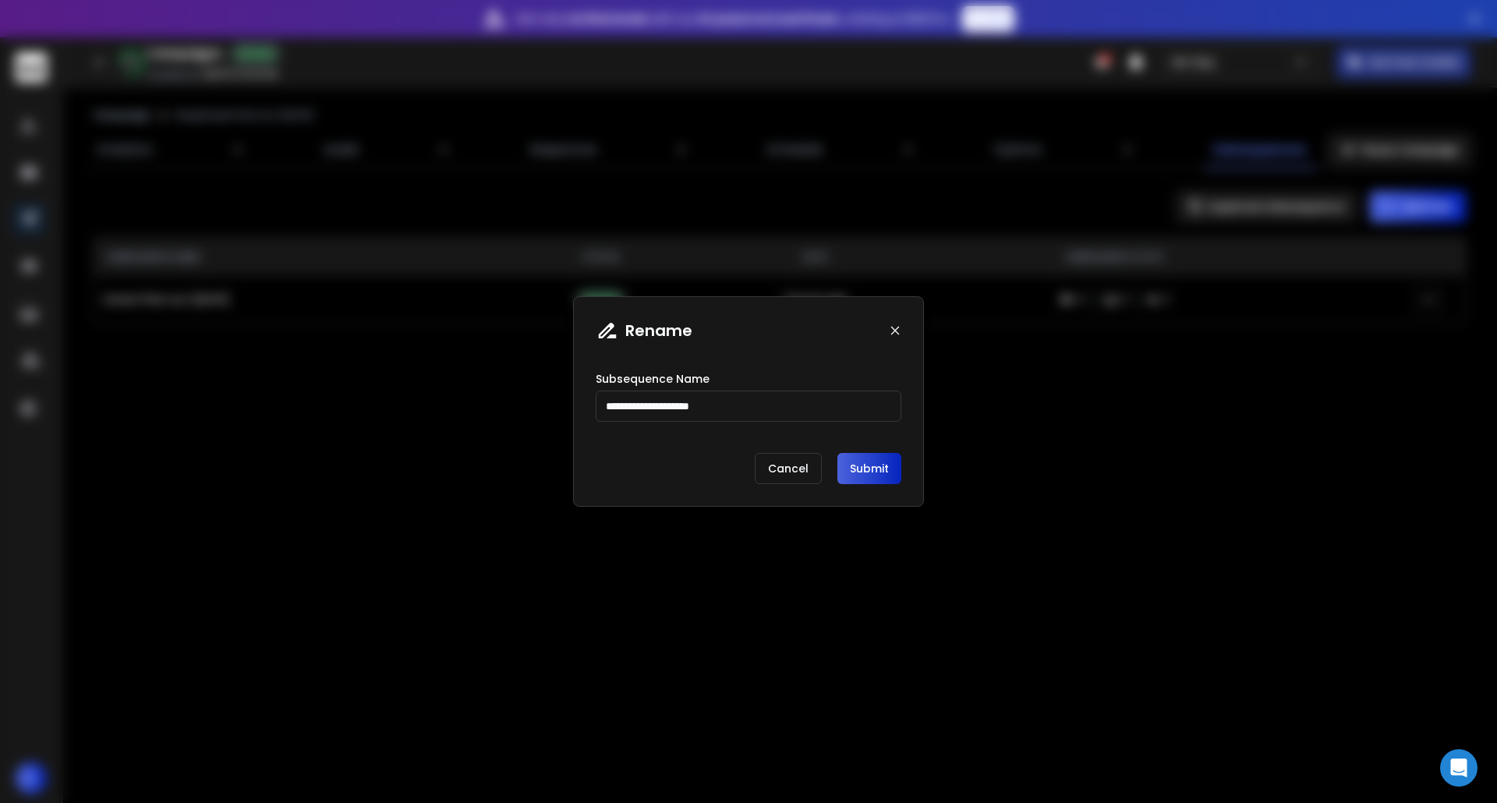
click at [800, 407] on input "**********" at bounding box center [749, 406] width 306 height 31
click at [892, 331] on icon at bounding box center [895, 330] width 12 height 12
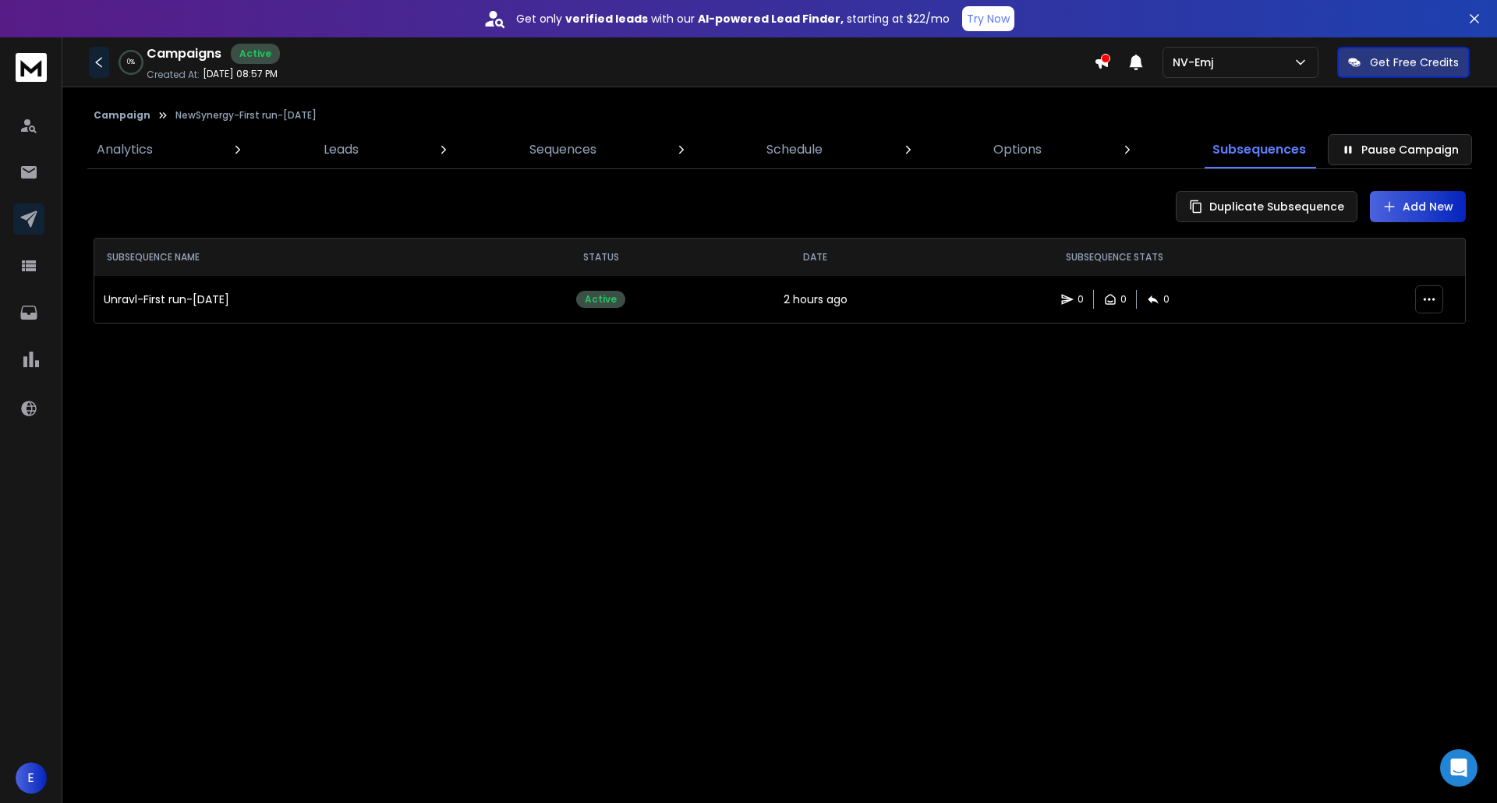
click at [97, 60] on icon at bounding box center [99, 62] width 14 height 14
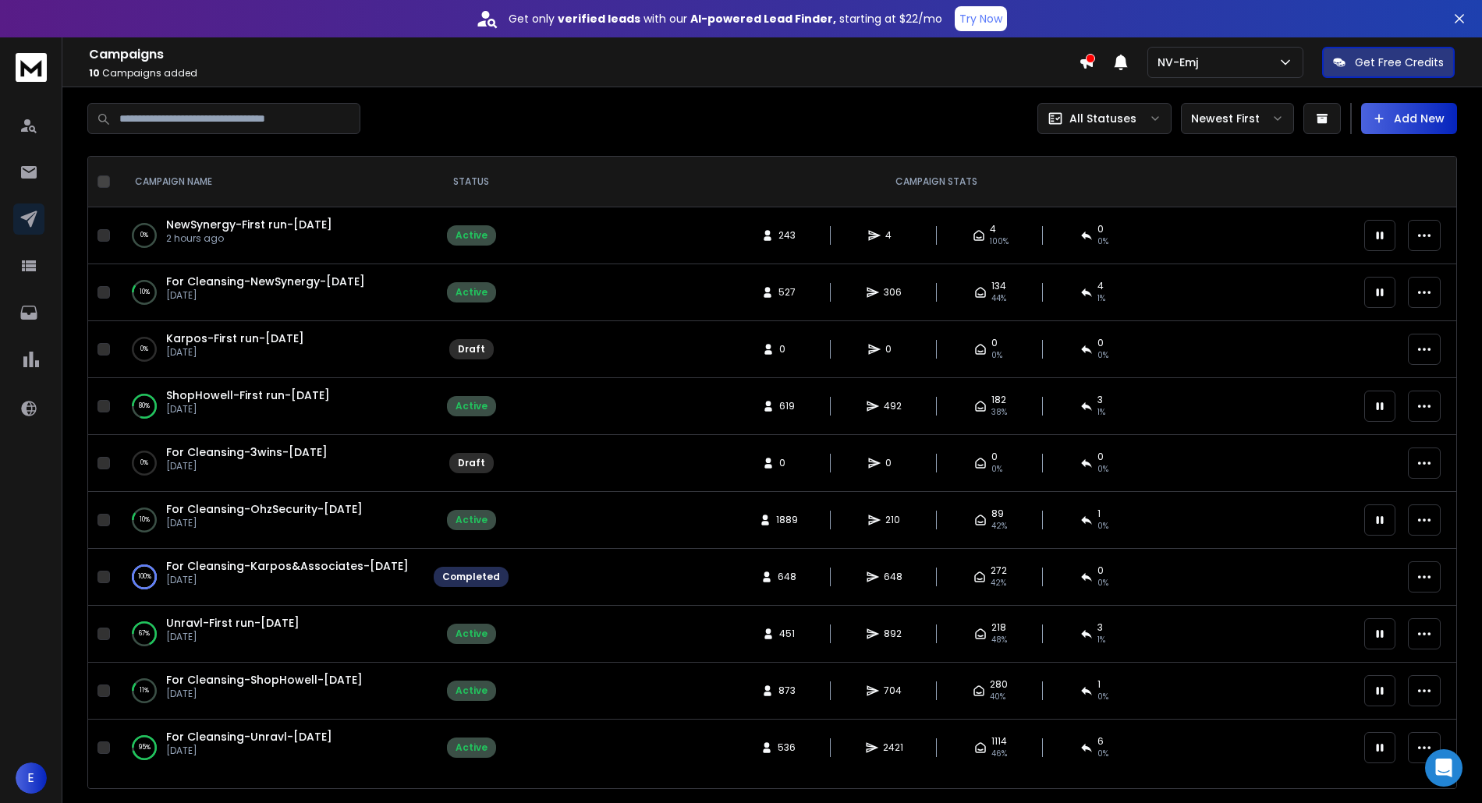
click at [341, 238] on div "0 % NewSynergy-First run-Aug15 2 hours ago" at bounding box center [270, 235] width 277 height 37
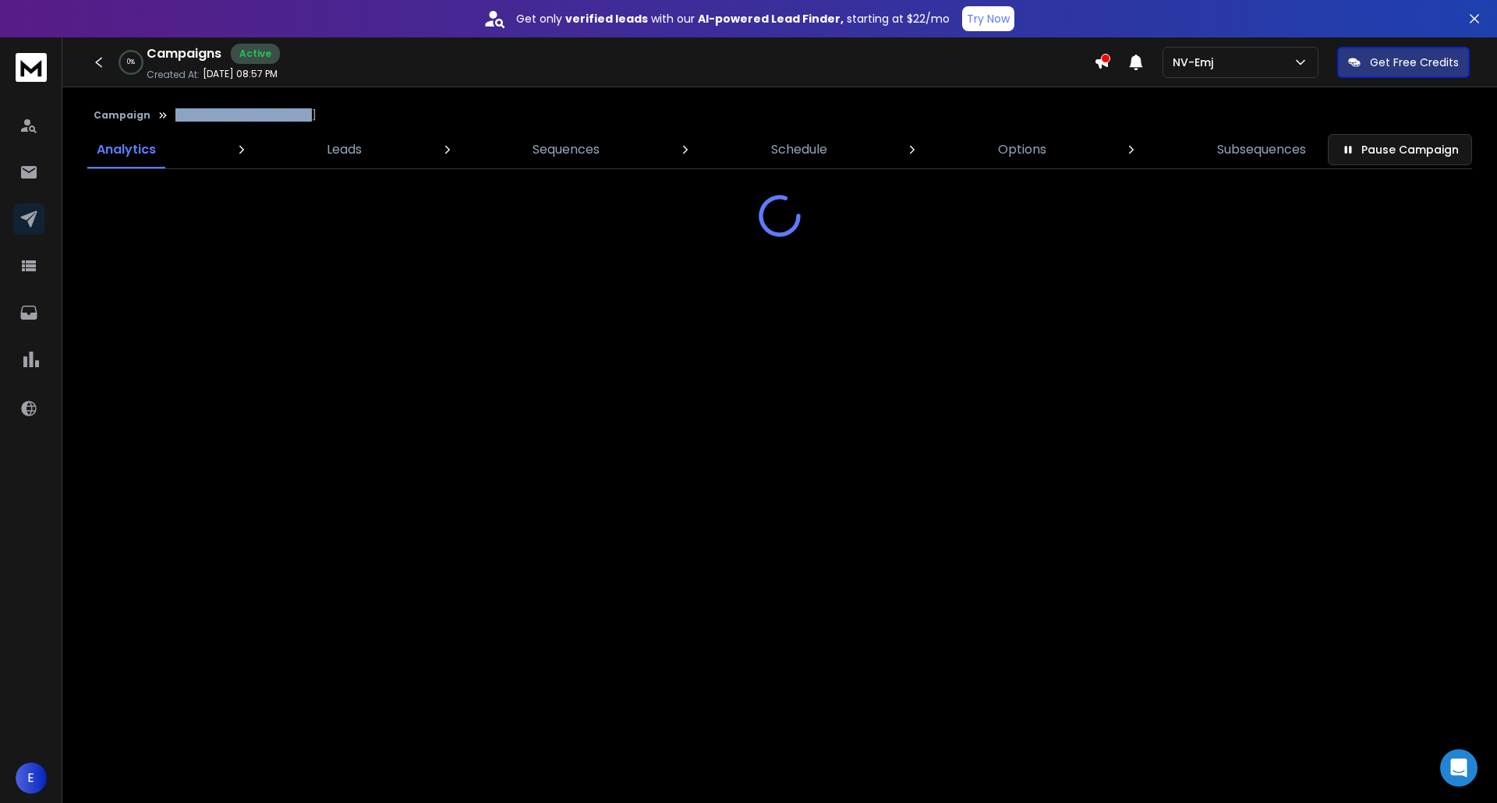
drag, startPoint x: 167, startPoint y: 114, endPoint x: 326, endPoint y: 115, distance: 159.1
click at [324, 115] on div "Campaign NewSynergy-First run-Aug15" at bounding box center [779, 115] width 1385 height 25
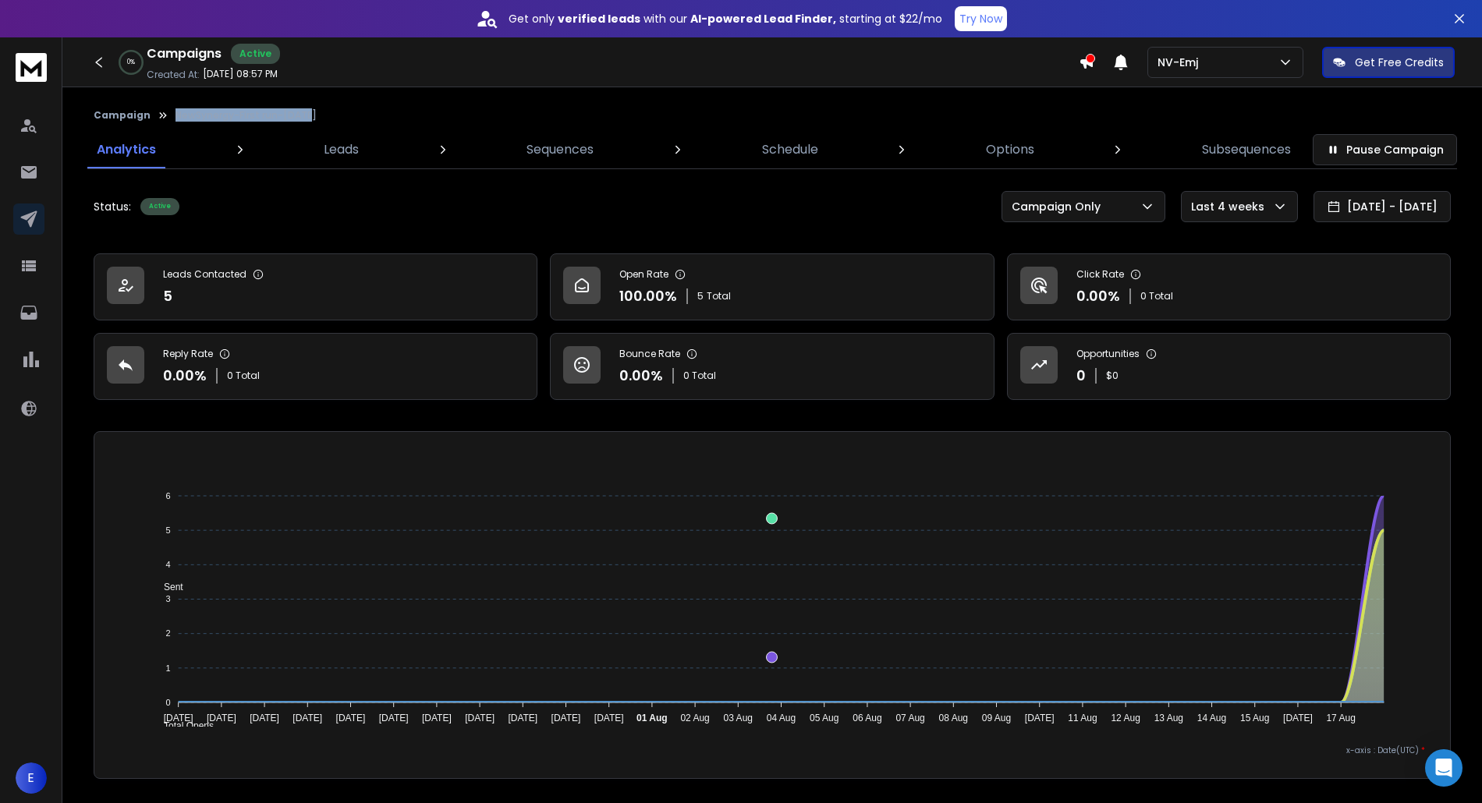
copy p "NewSynergy-First run-[DATE]"
click at [450, 103] on div "Campaign NewSynergy-First run-Aug15" at bounding box center [772, 115] width 1370 height 25
click at [1231, 153] on p "Subsequences" at bounding box center [1246, 149] width 89 height 19
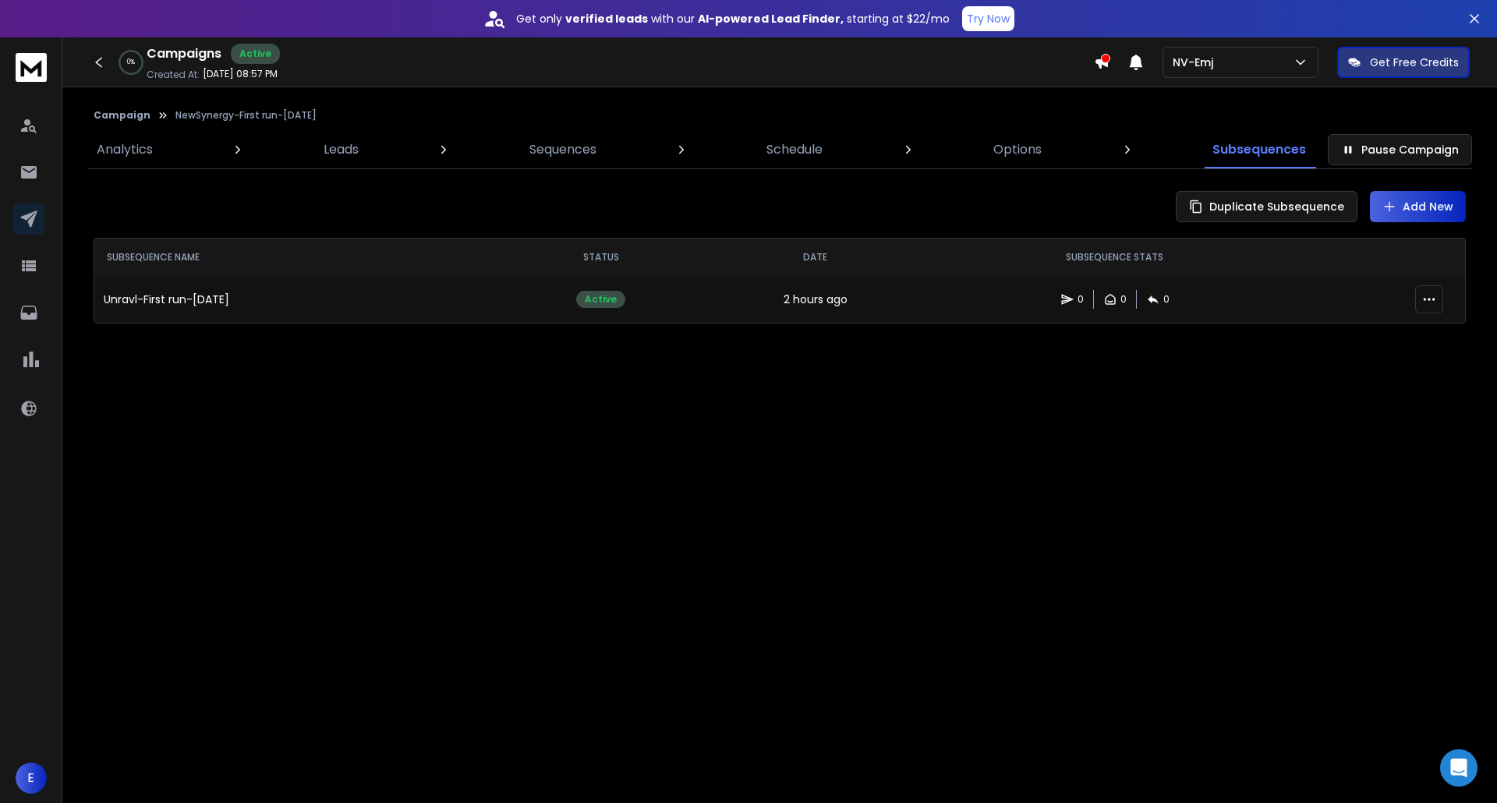
click at [1443, 298] on td at bounding box center [1381, 299] width 168 height 47
click at [1433, 301] on icon "button" at bounding box center [1430, 299] width 14 height 14
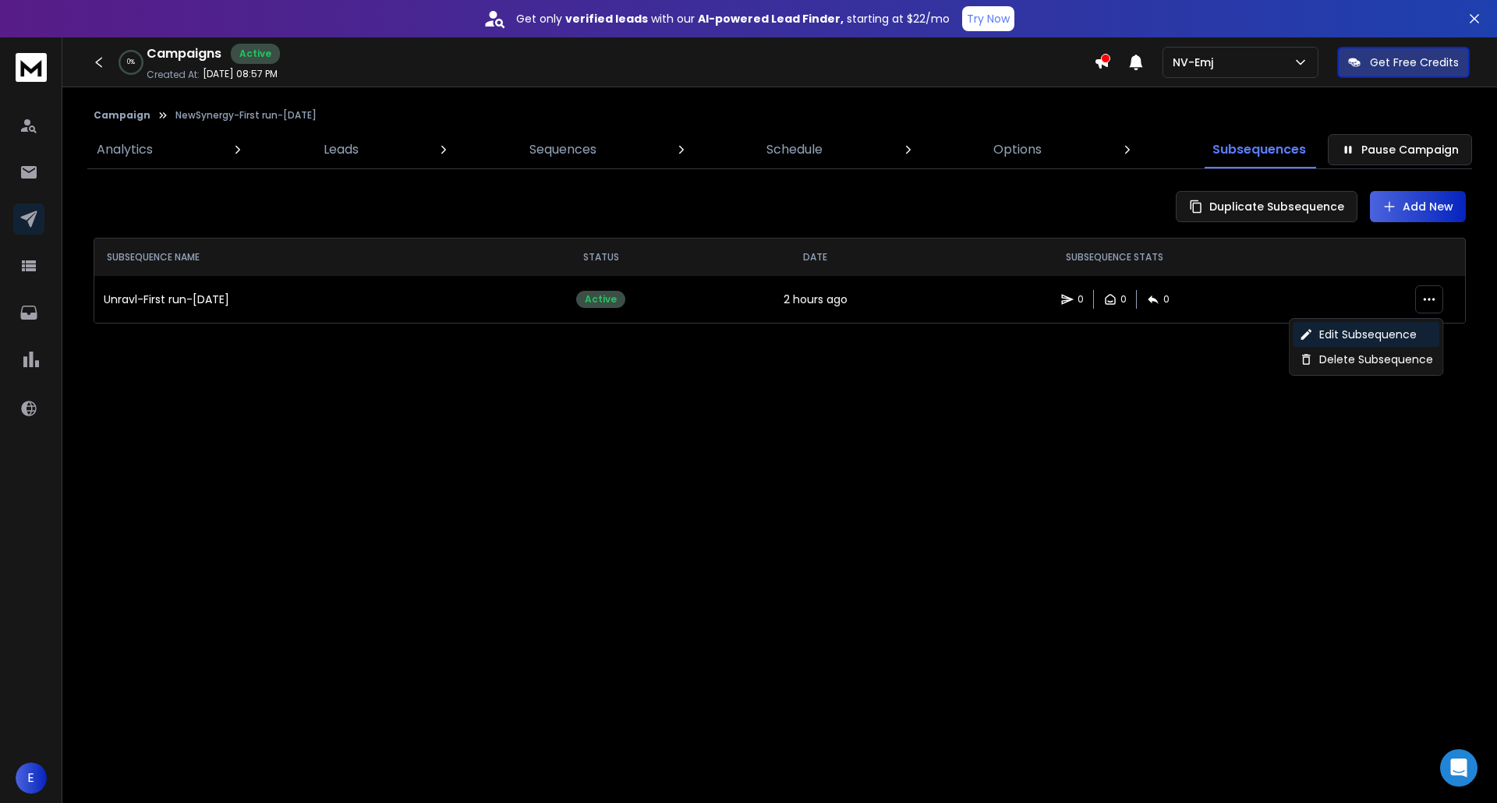
click at [1345, 332] on div "Edit Subsequence" at bounding box center [1358, 335] width 118 height 16
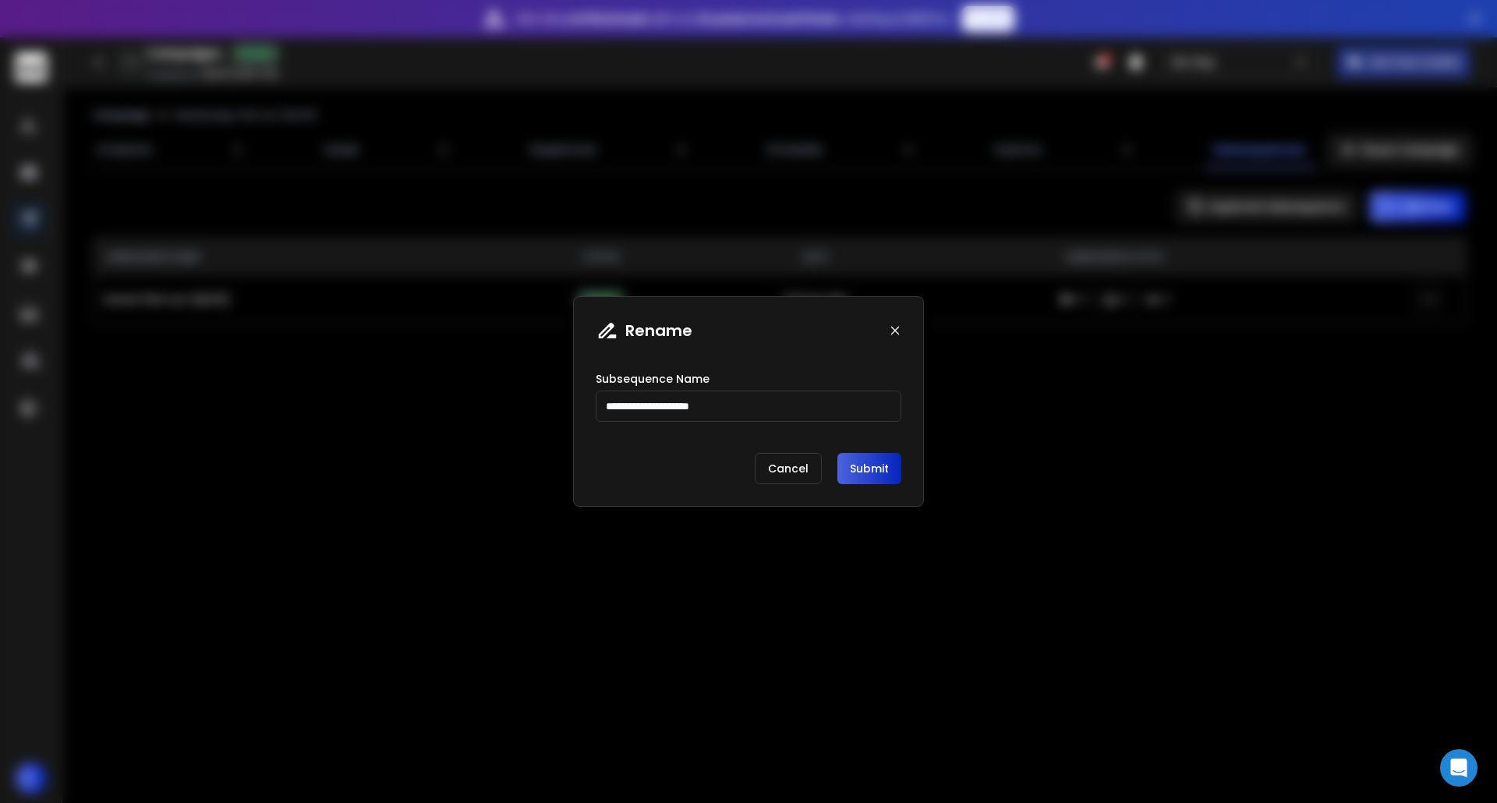
click at [809, 400] on input "**********" at bounding box center [749, 406] width 306 height 31
paste input "*****"
type input "**********"
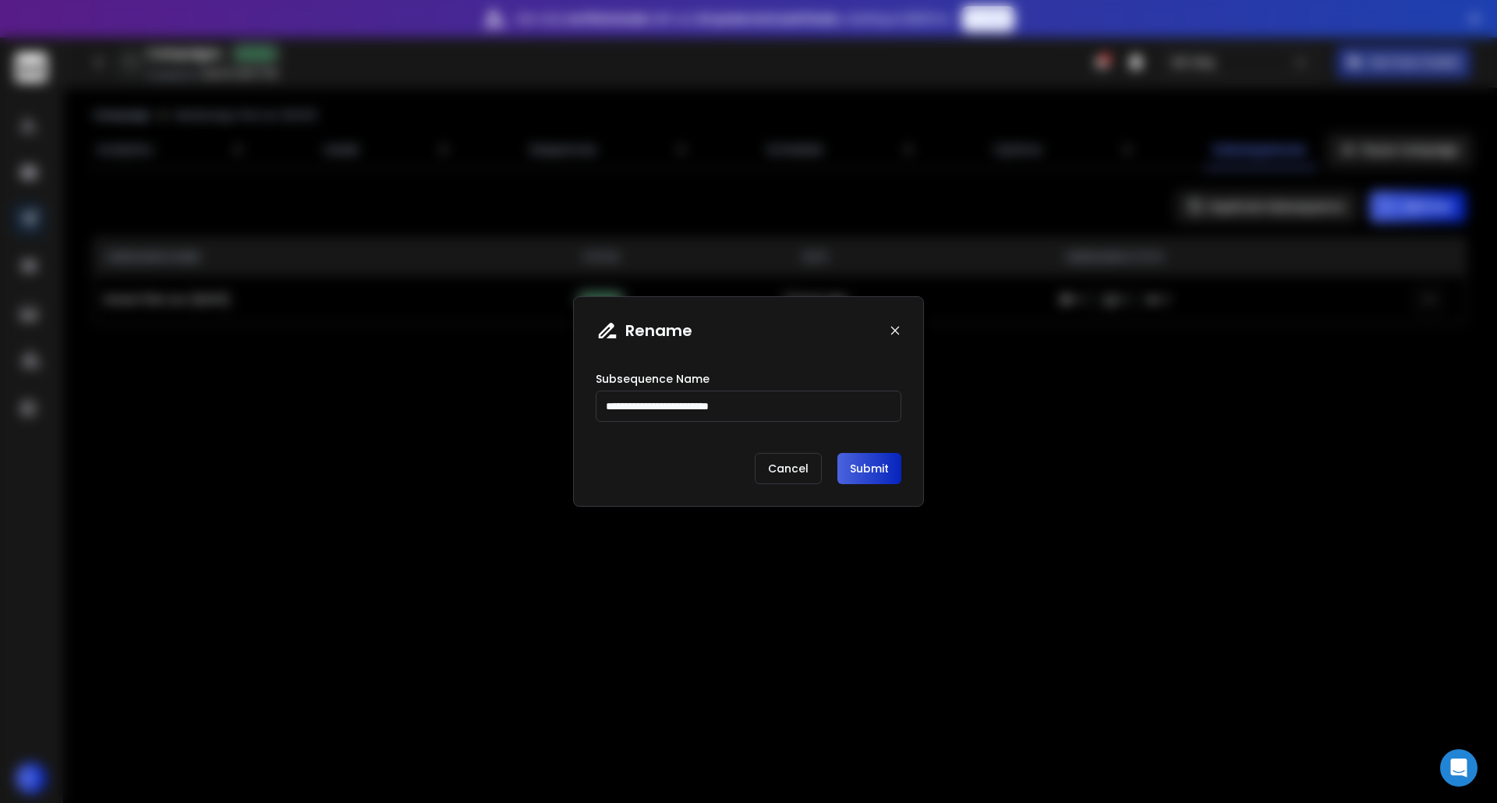
click at [863, 466] on button "Submit" at bounding box center [870, 468] width 64 height 31
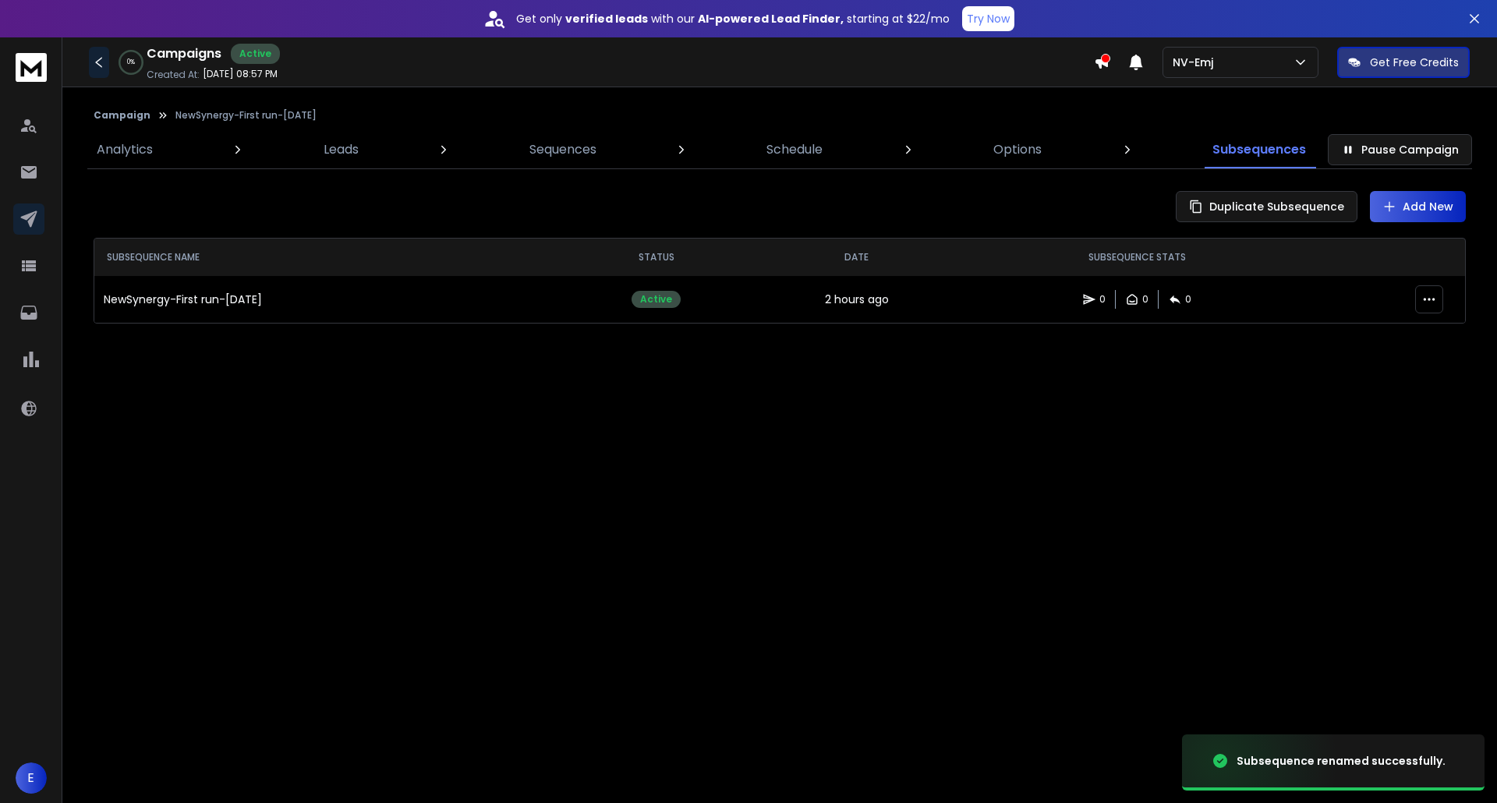
click at [97, 64] on icon at bounding box center [99, 62] width 14 height 14
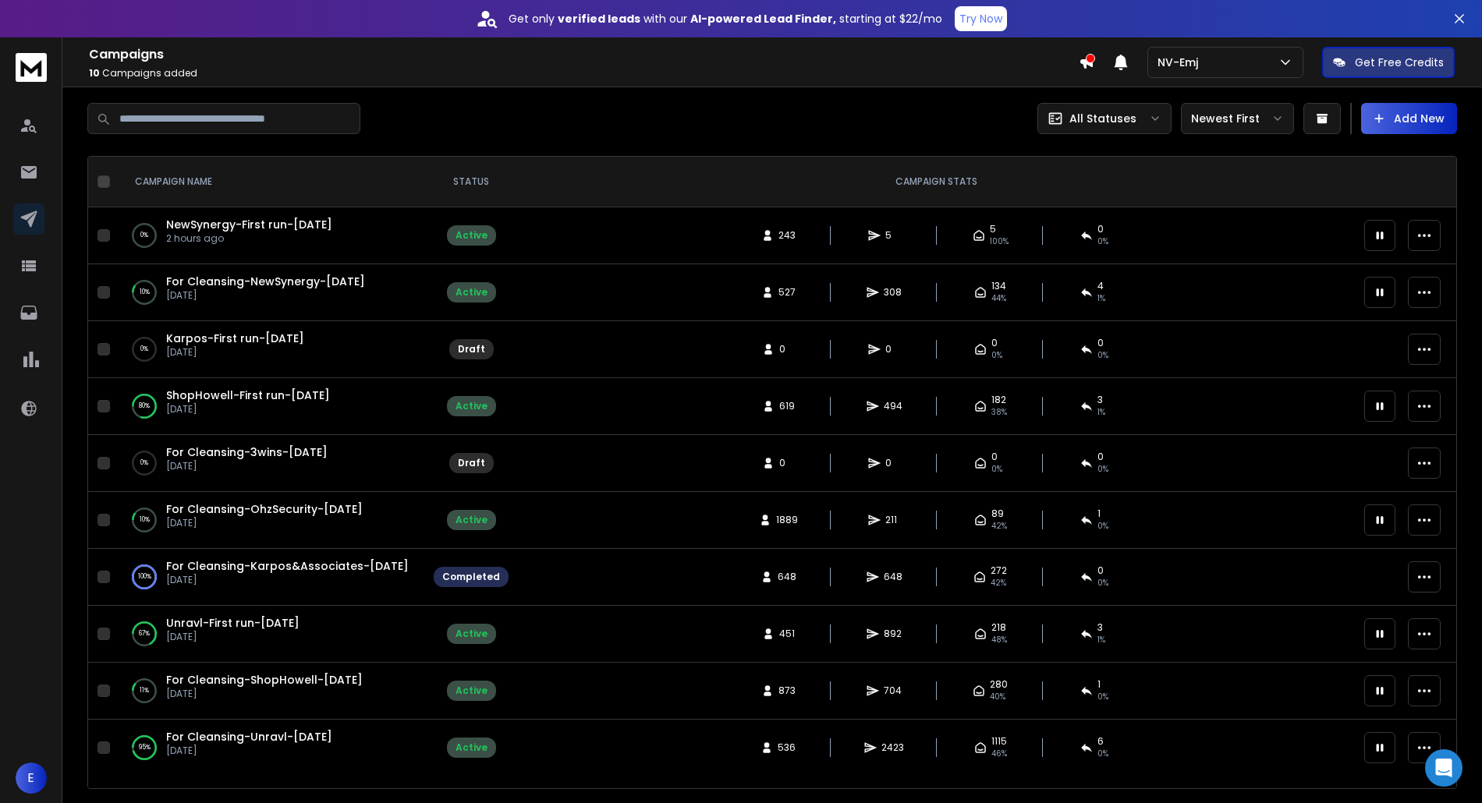
click at [376, 396] on div "80 % ShopHowell-First run-Aug11 11 days ago" at bounding box center [270, 406] width 277 height 37
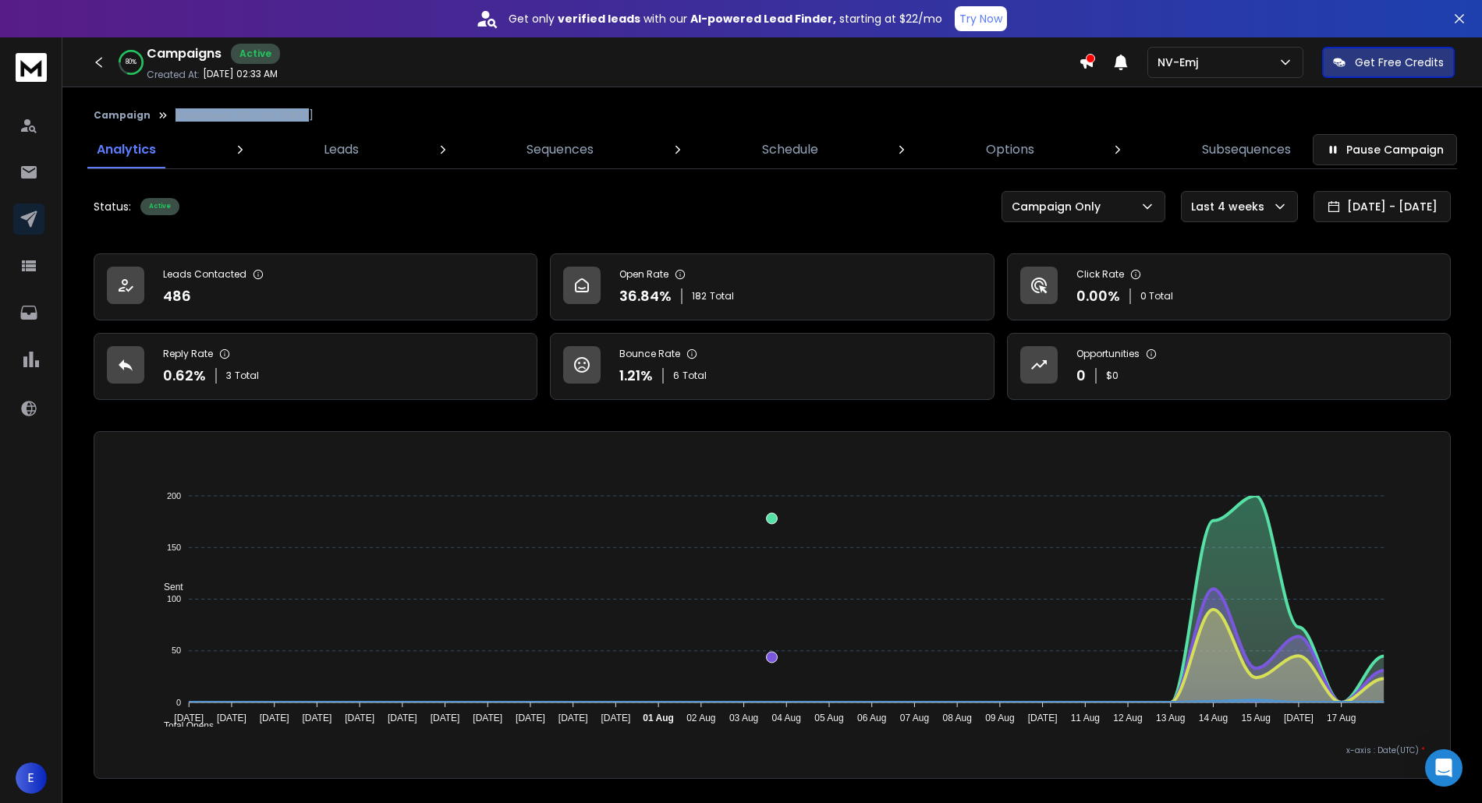
drag, startPoint x: 167, startPoint y: 113, endPoint x: 571, endPoint y: 119, distance: 404.0
click at [362, 113] on div "Campaign ShopHowell-First run-Aug11" at bounding box center [772, 115] width 1370 height 25
click at [1232, 153] on p "Subsequences" at bounding box center [1246, 149] width 89 height 19
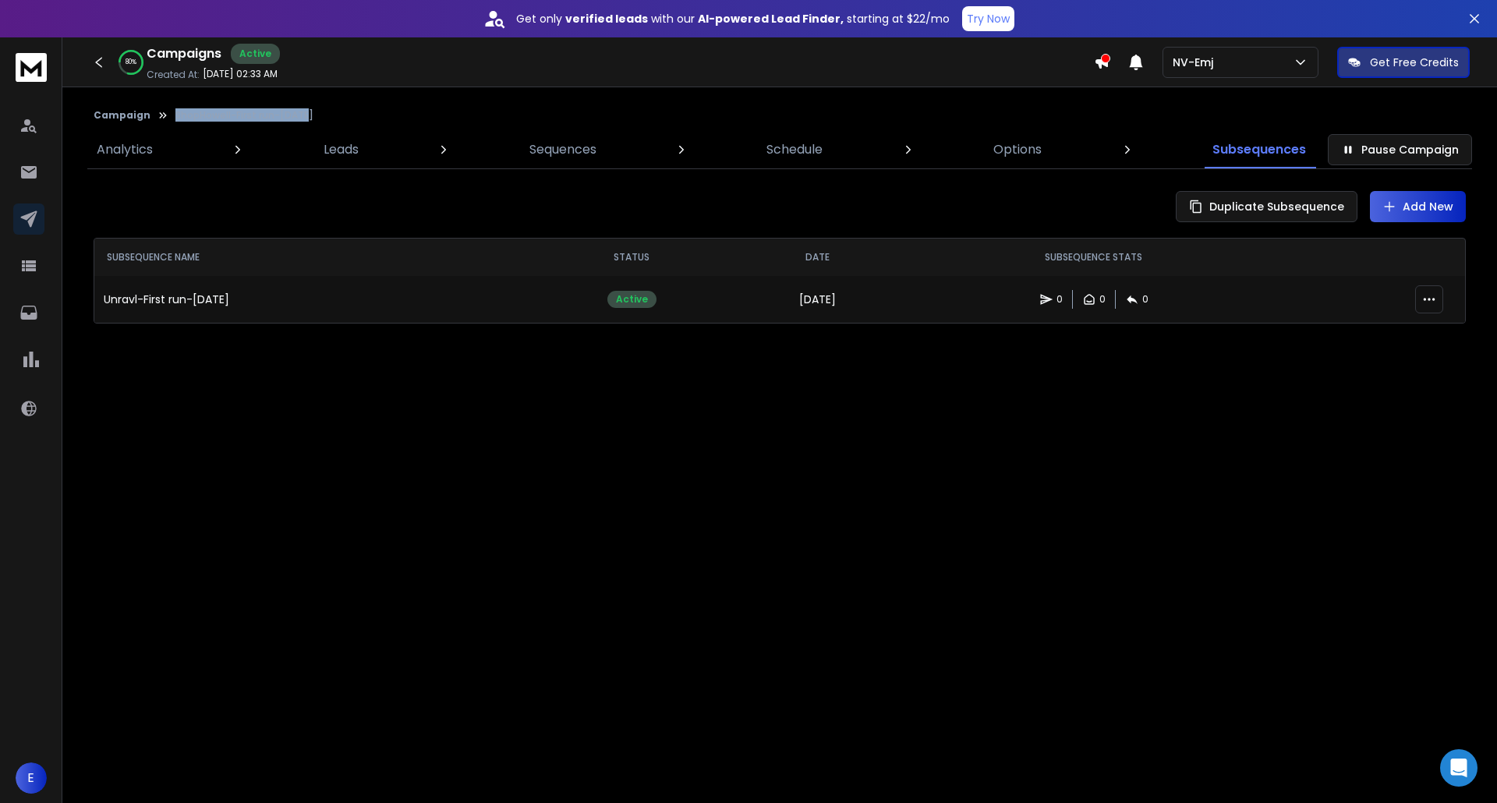
click at [1423, 301] on icon "button" at bounding box center [1430, 299] width 14 height 14
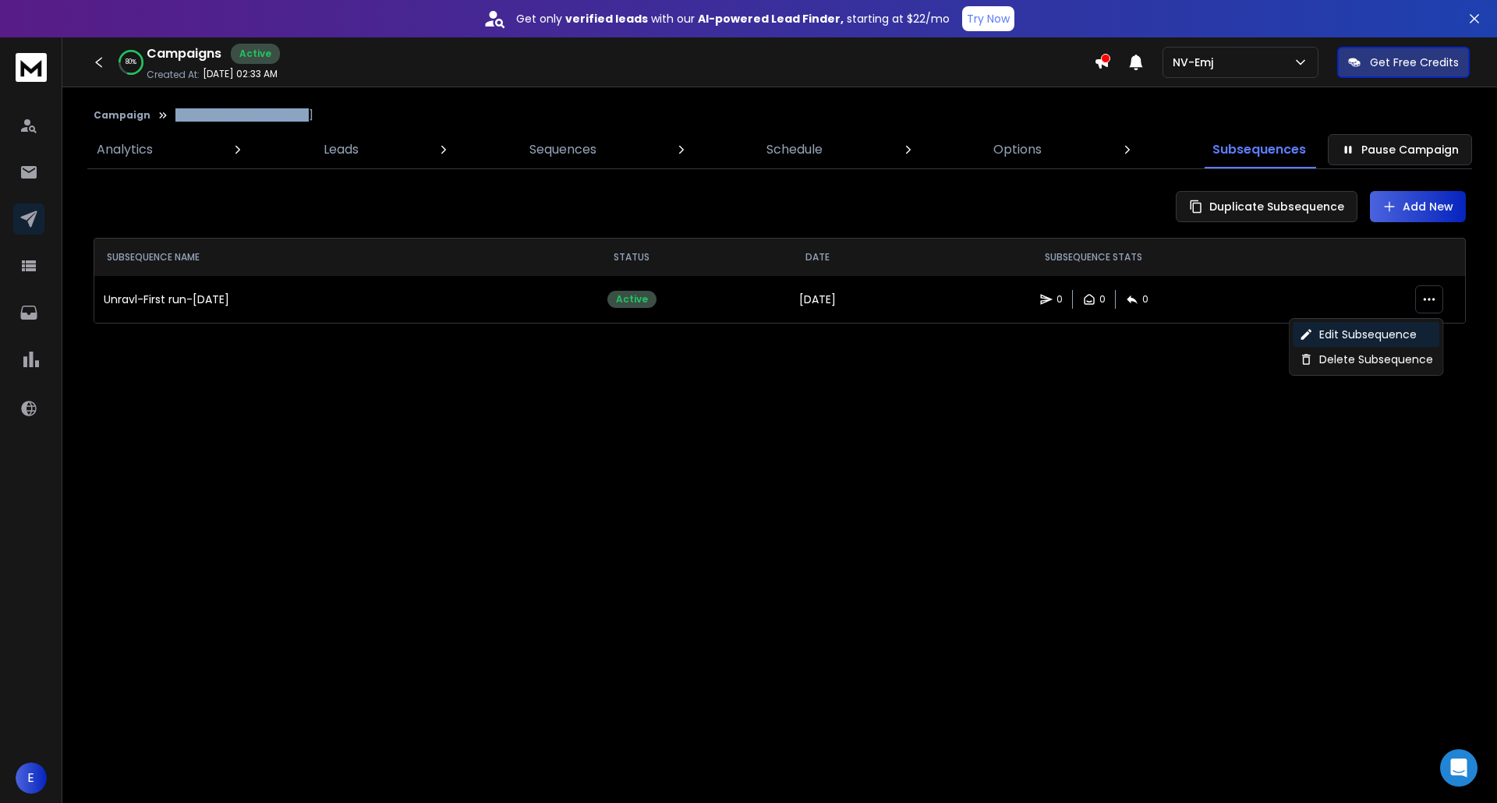
click at [1335, 335] on div "Edit Subsequence" at bounding box center [1358, 335] width 118 height 16
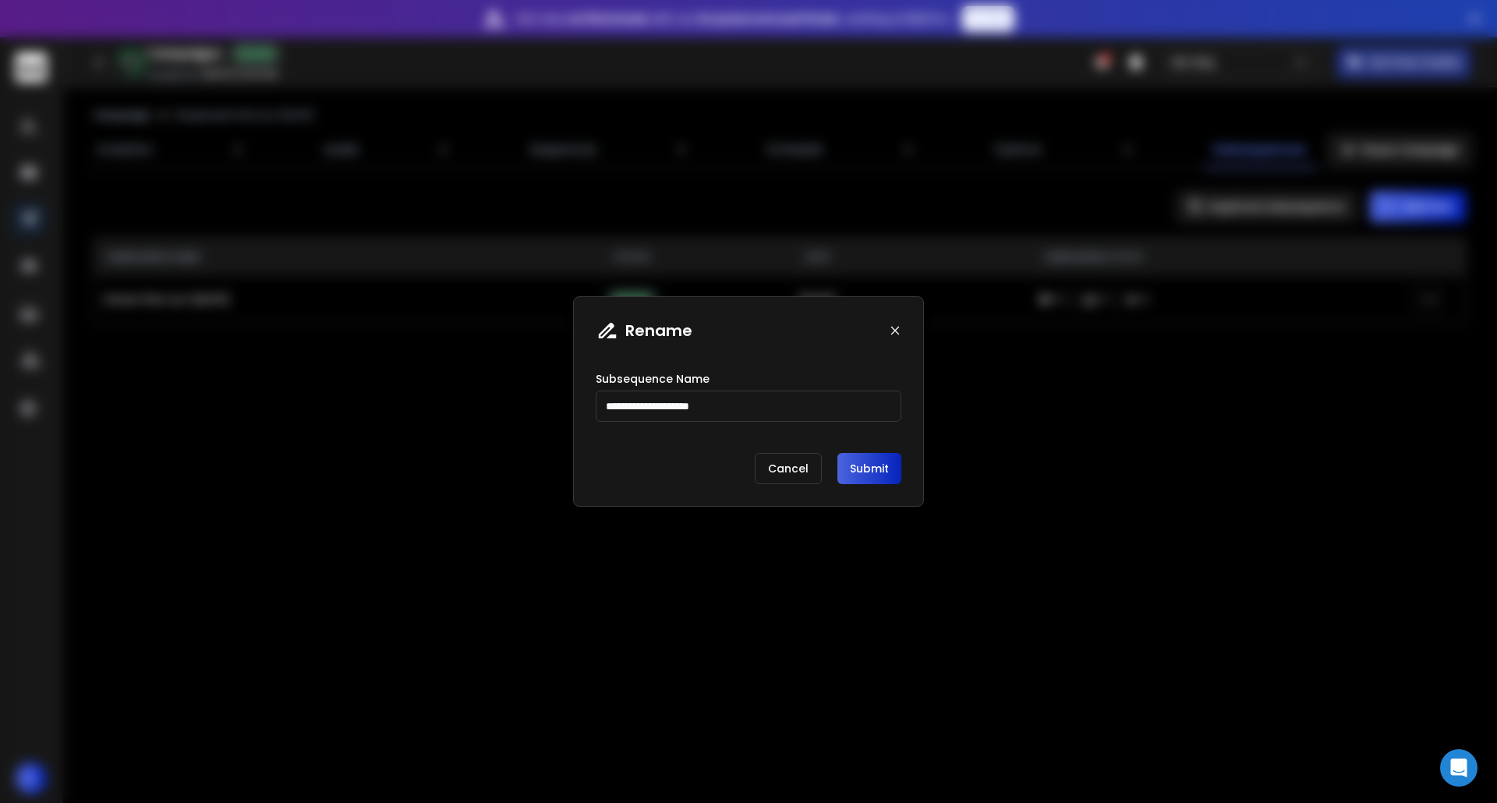
click at [769, 413] on input "**********" at bounding box center [749, 406] width 306 height 31
paste input "*****"
type input "**********"
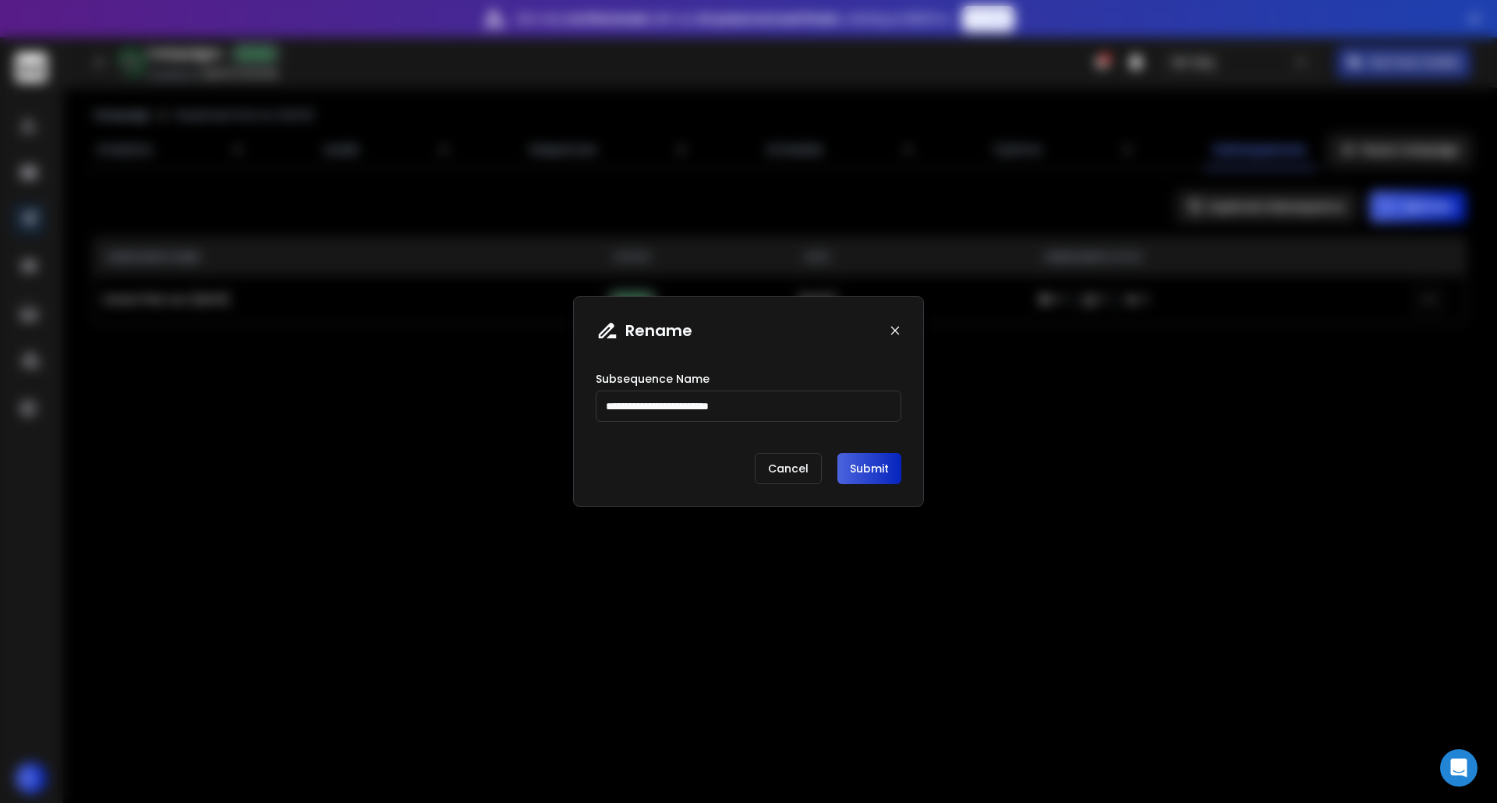
click at [867, 469] on button "Submit" at bounding box center [870, 468] width 64 height 31
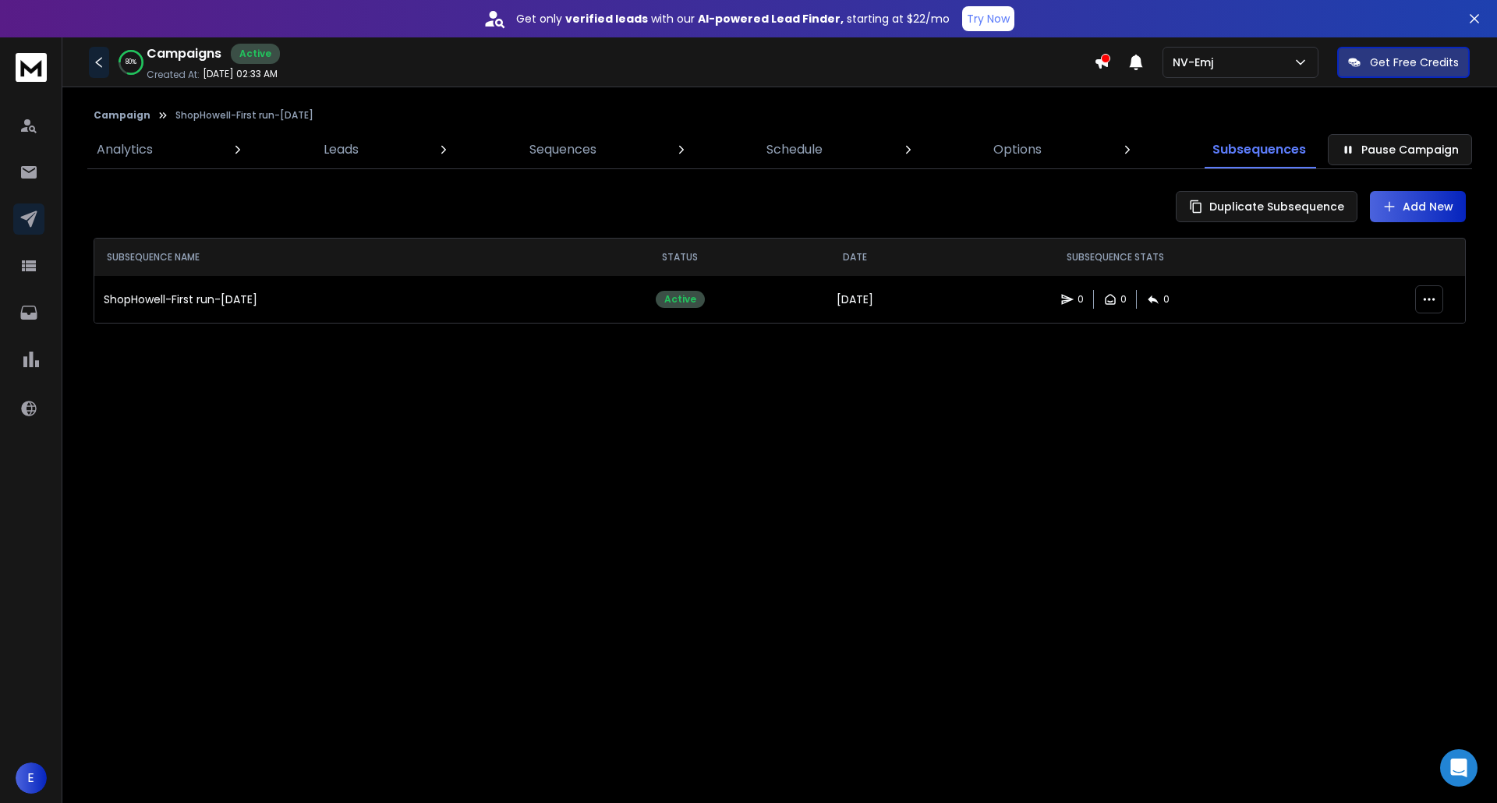
click at [104, 63] on icon at bounding box center [99, 62] width 14 height 14
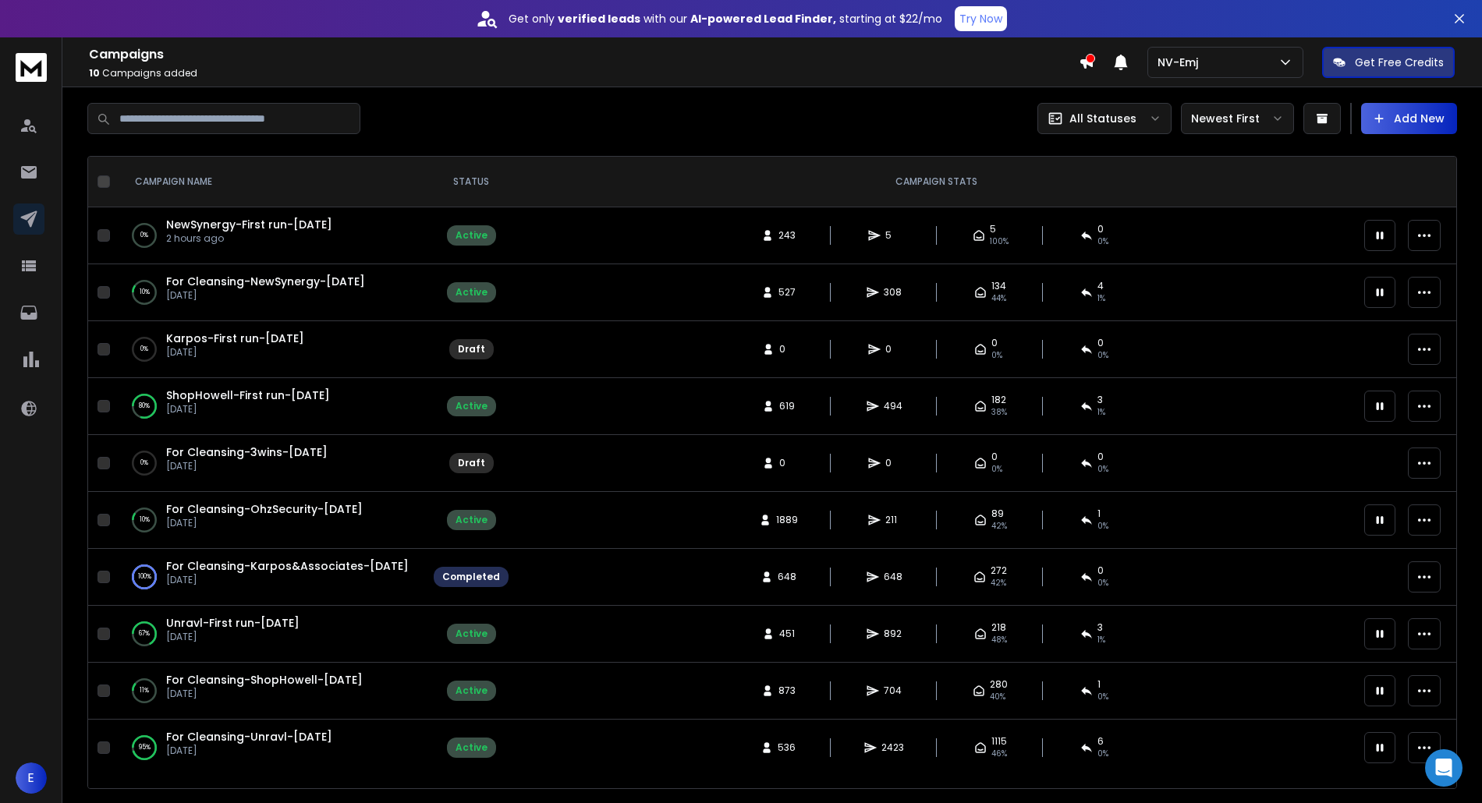
scroll to position [4, 0]
click at [312, 625] on div "67 % Unravl-First run-[DATE][DATE]" at bounding box center [270, 632] width 277 height 37
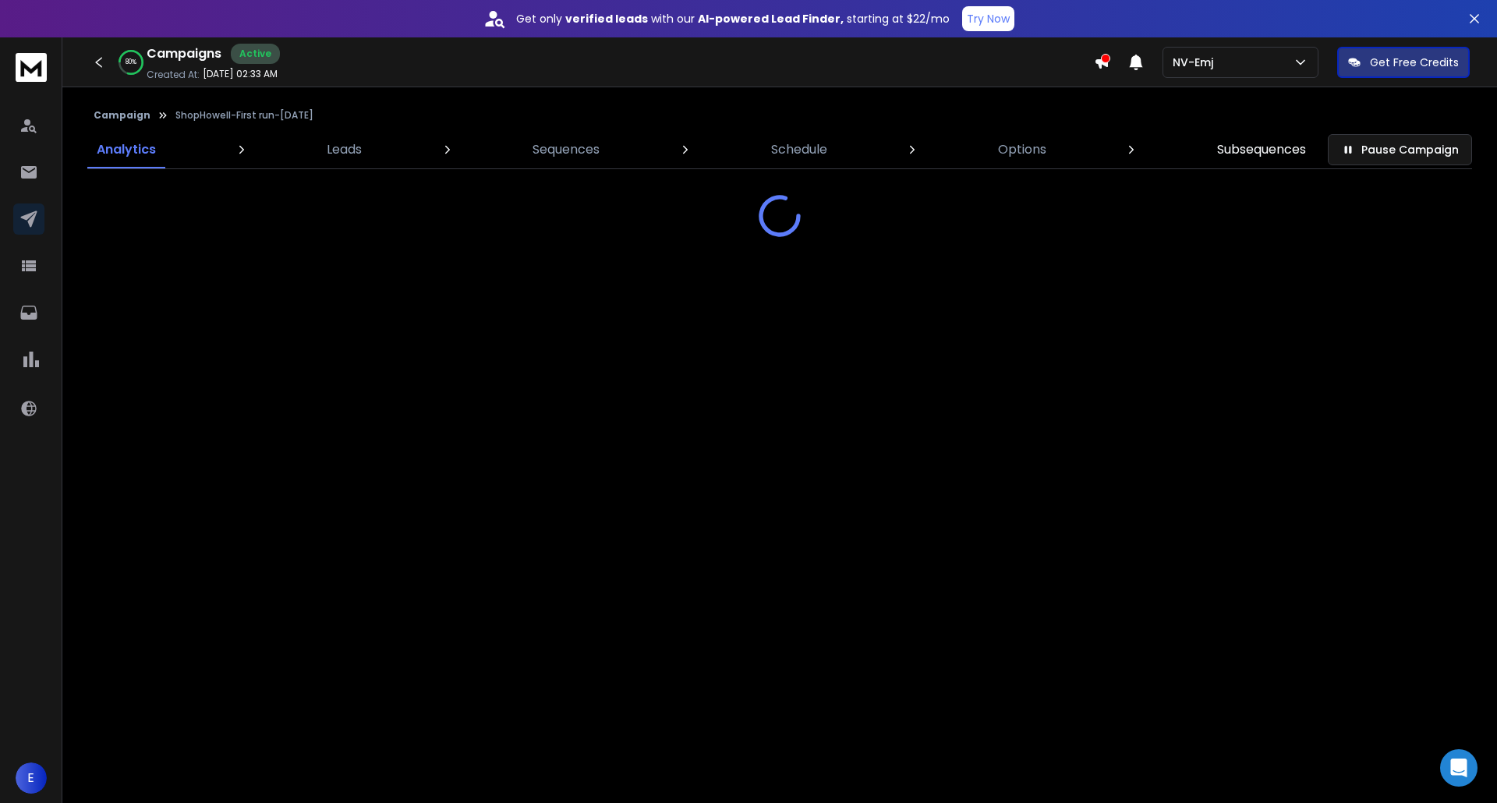
click at [1281, 142] on p "Subsequences" at bounding box center [1261, 149] width 89 height 19
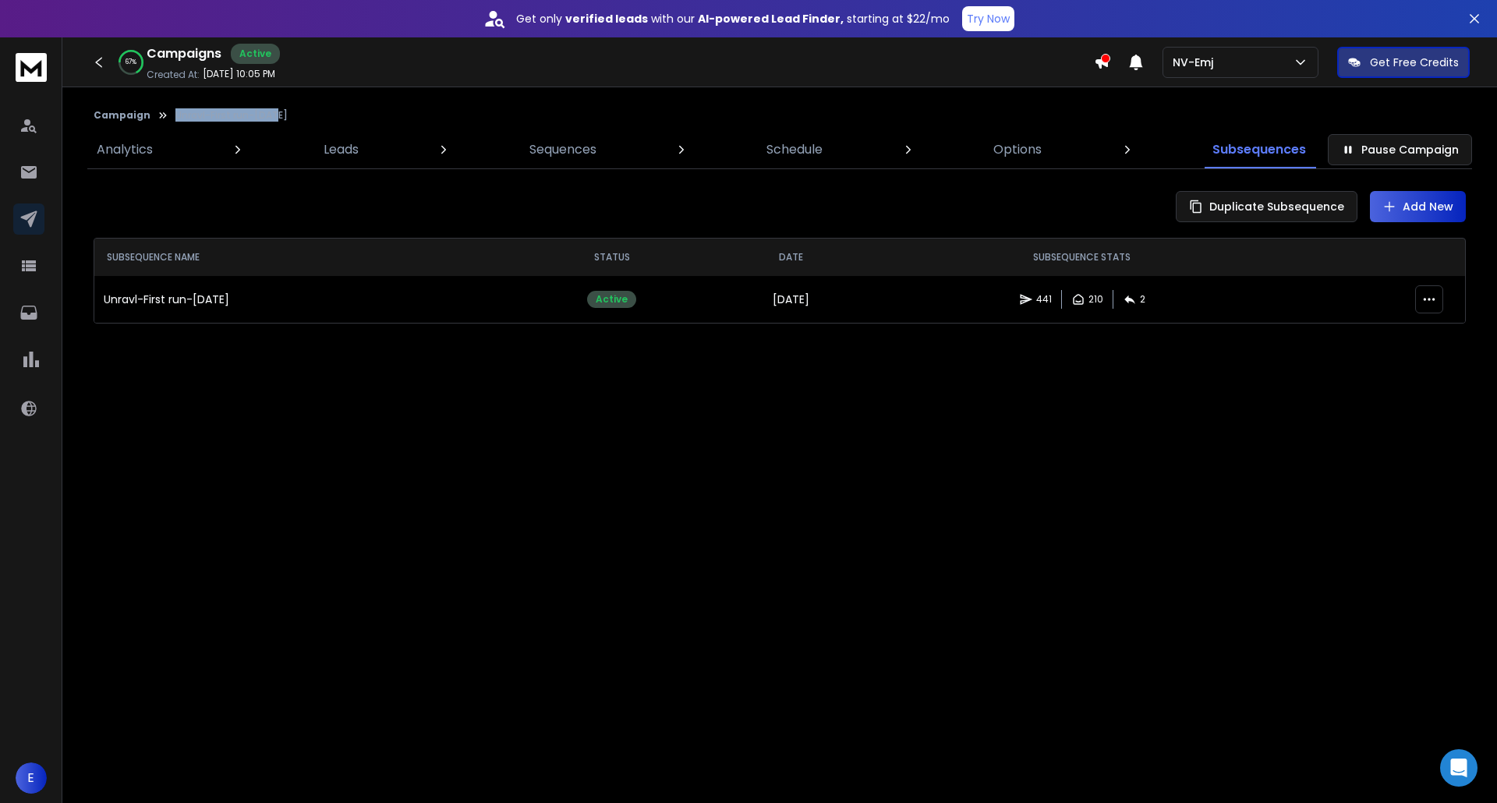
drag, startPoint x: 228, startPoint y: 111, endPoint x: 360, endPoint y: 111, distance: 131.8
click at [360, 111] on div "Campaign Unravl-First run-Aug1" at bounding box center [779, 115] width 1385 height 25
click at [370, 107] on div "Campaign Unravl-First run-Aug1" at bounding box center [779, 115] width 1385 height 25
click at [95, 61] on icon at bounding box center [99, 62] width 14 height 14
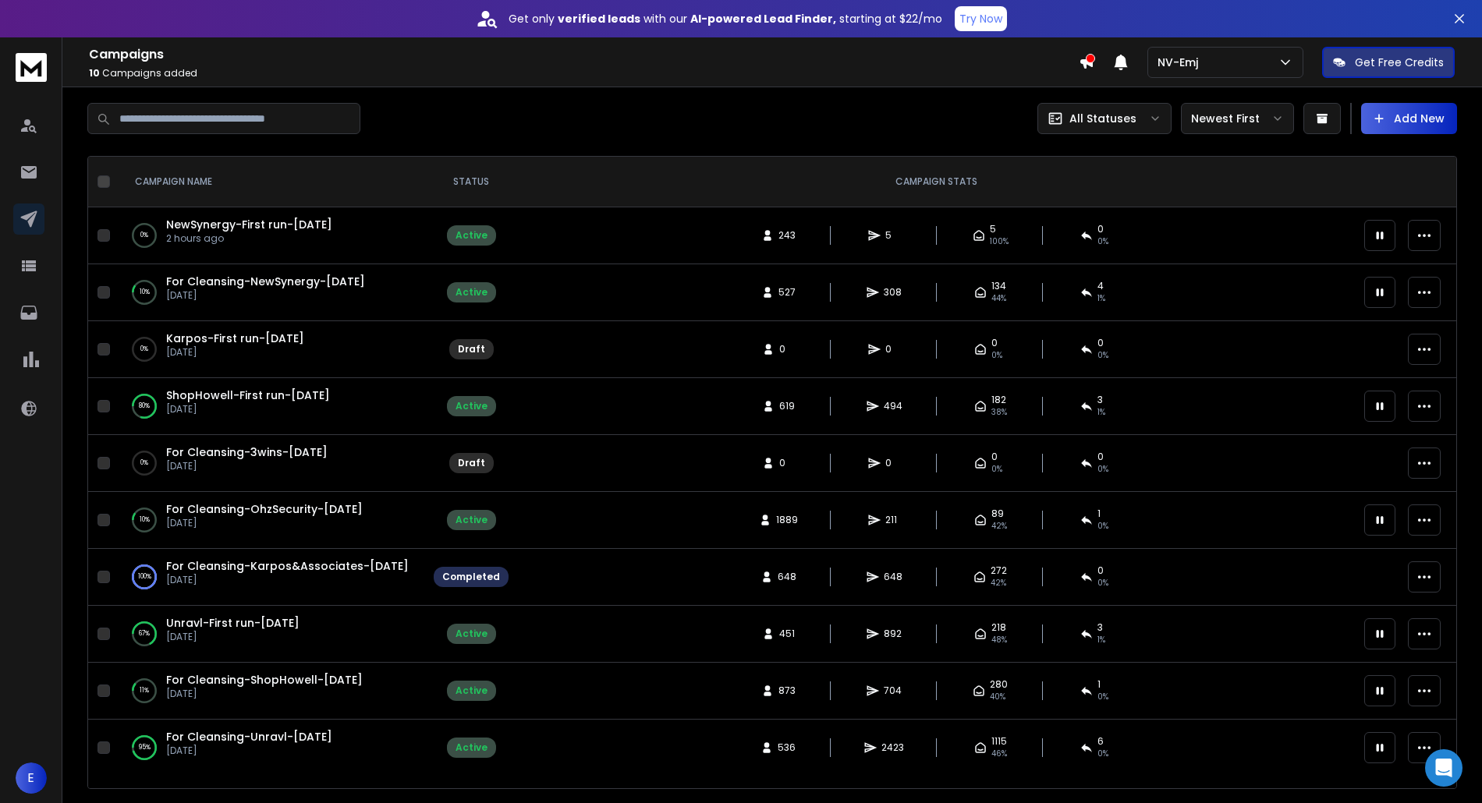
scroll to position [4, 0]
click at [1426, 636] on icon "button" at bounding box center [1424, 633] width 16 height 16
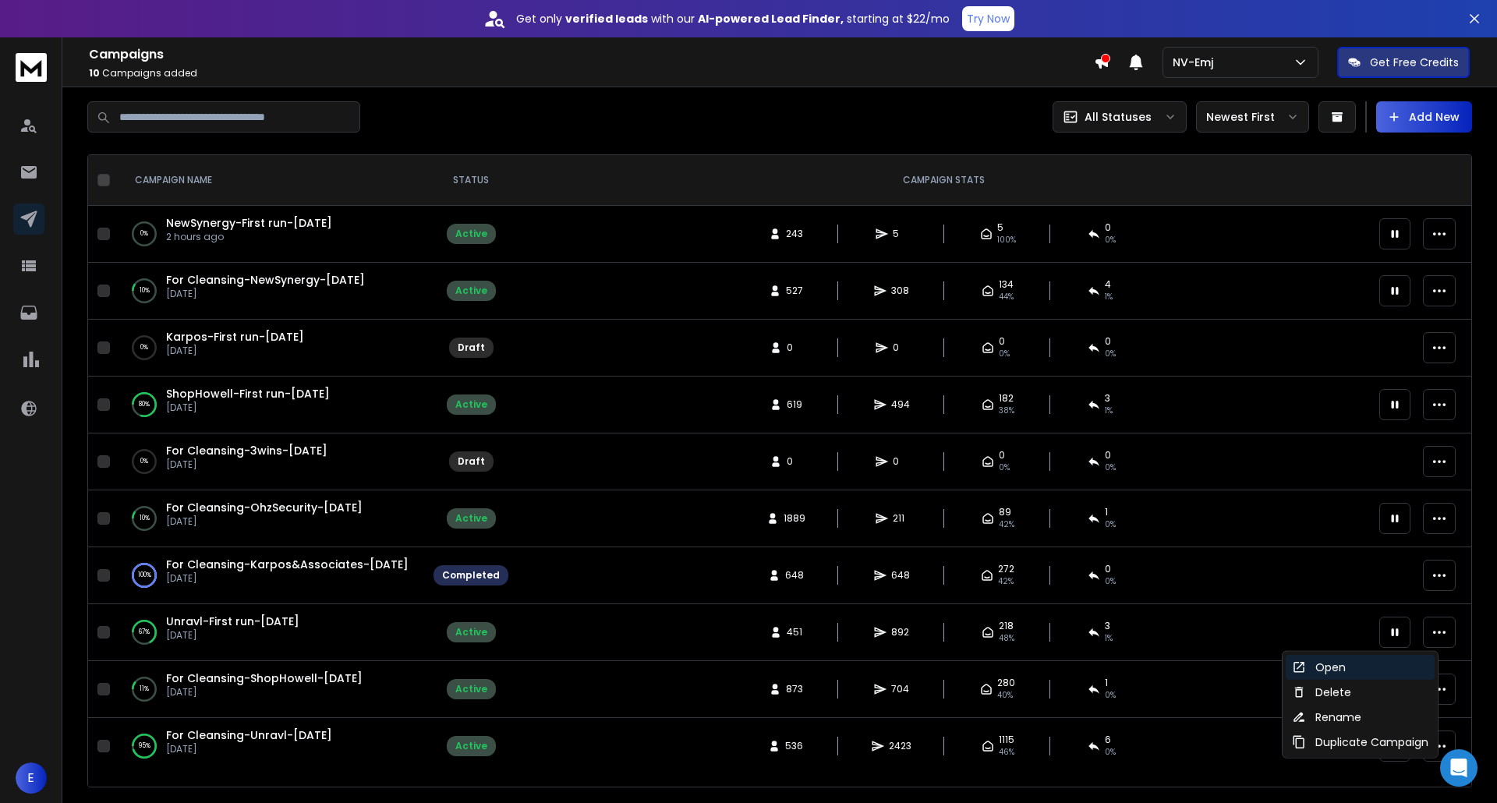
click at [535, 625] on div "451 892 218 48 % 3 1 %" at bounding box center [944, 632] width 834 height 25
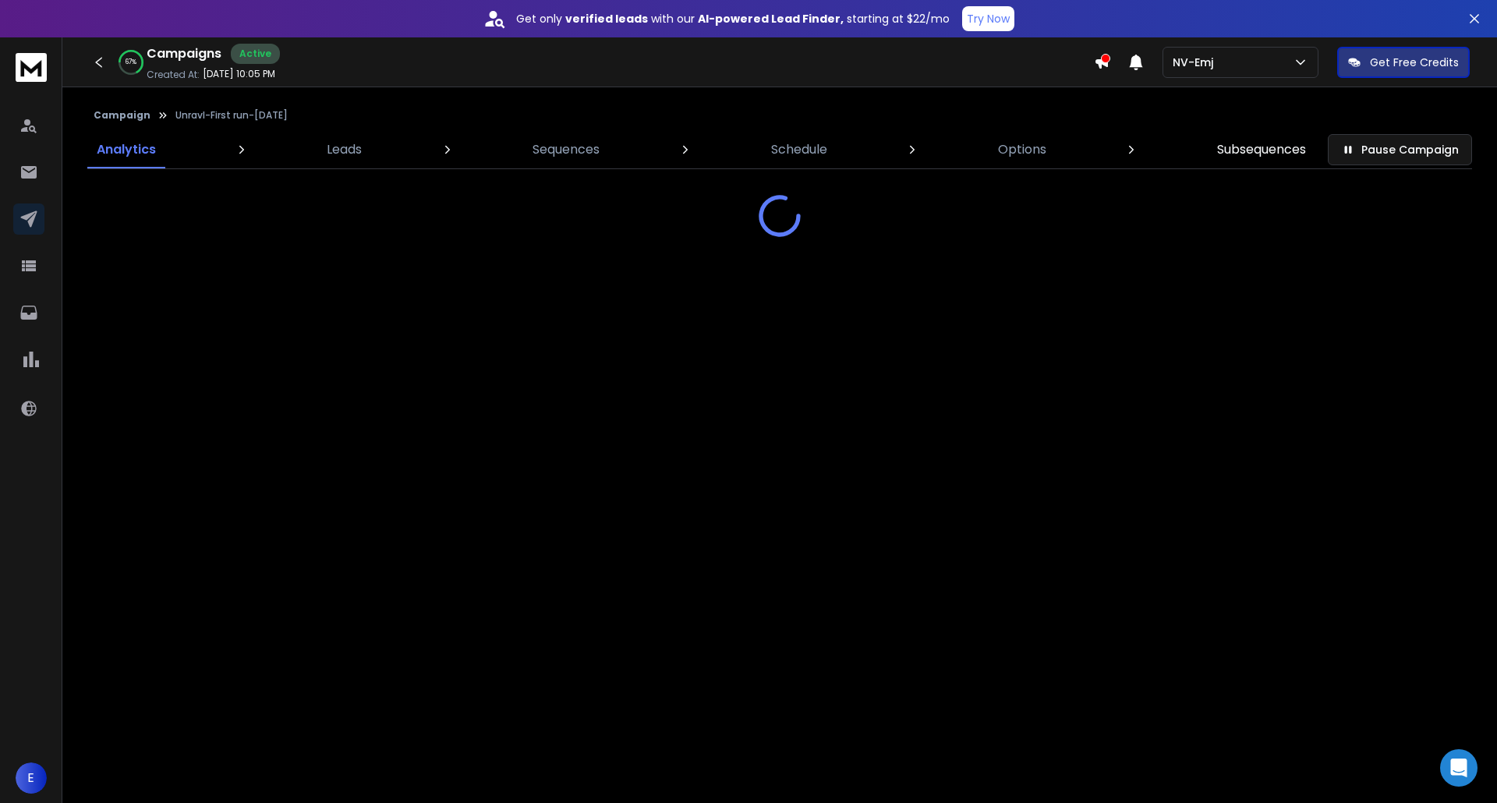
click at [1229, 154] on p "Subsequences" at bounding box center [1261, 149] width 89 height 19
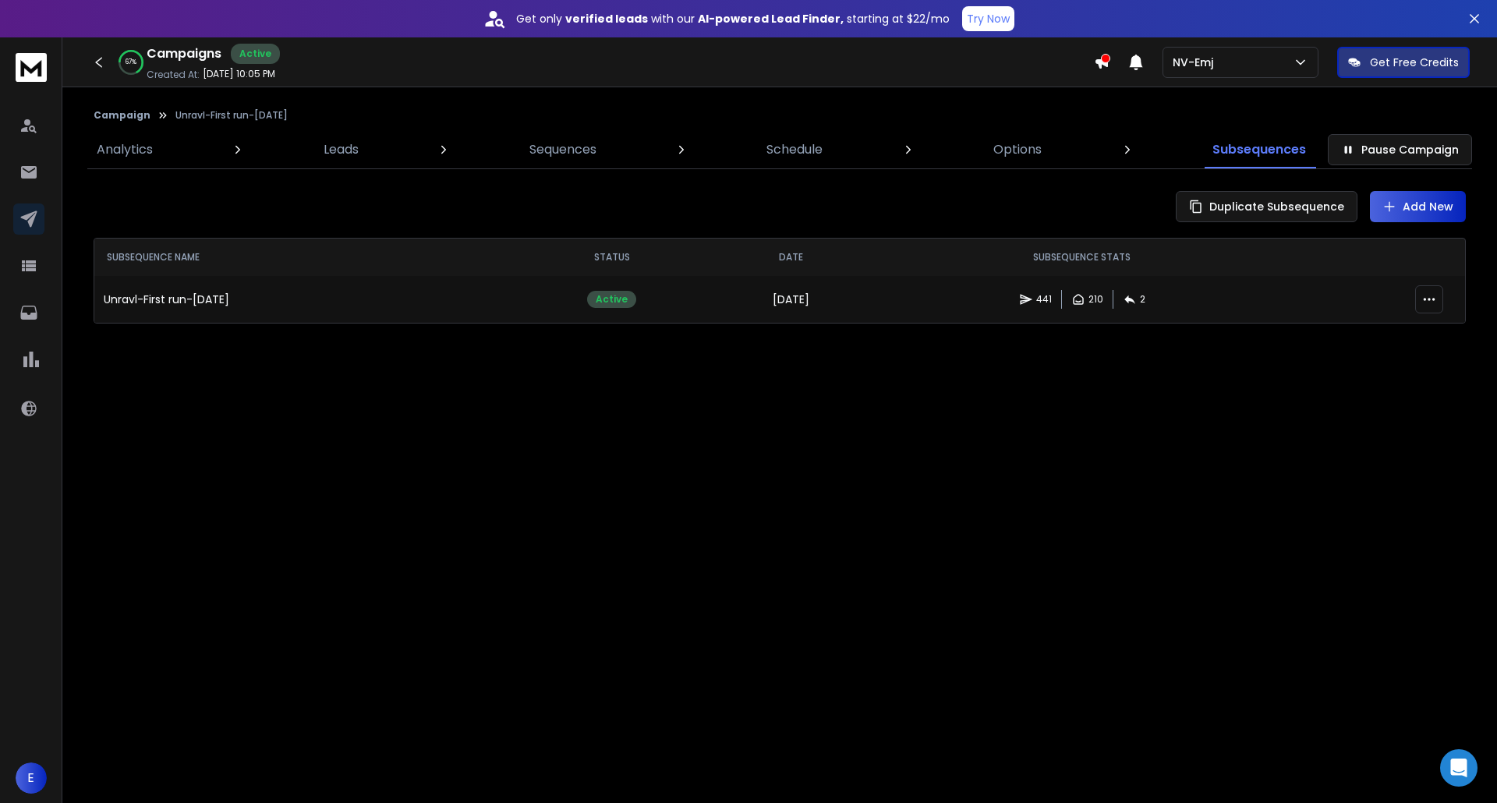
click at [1441, 294] on button "button" at bounding box center [1430, 299] width 28 height 28
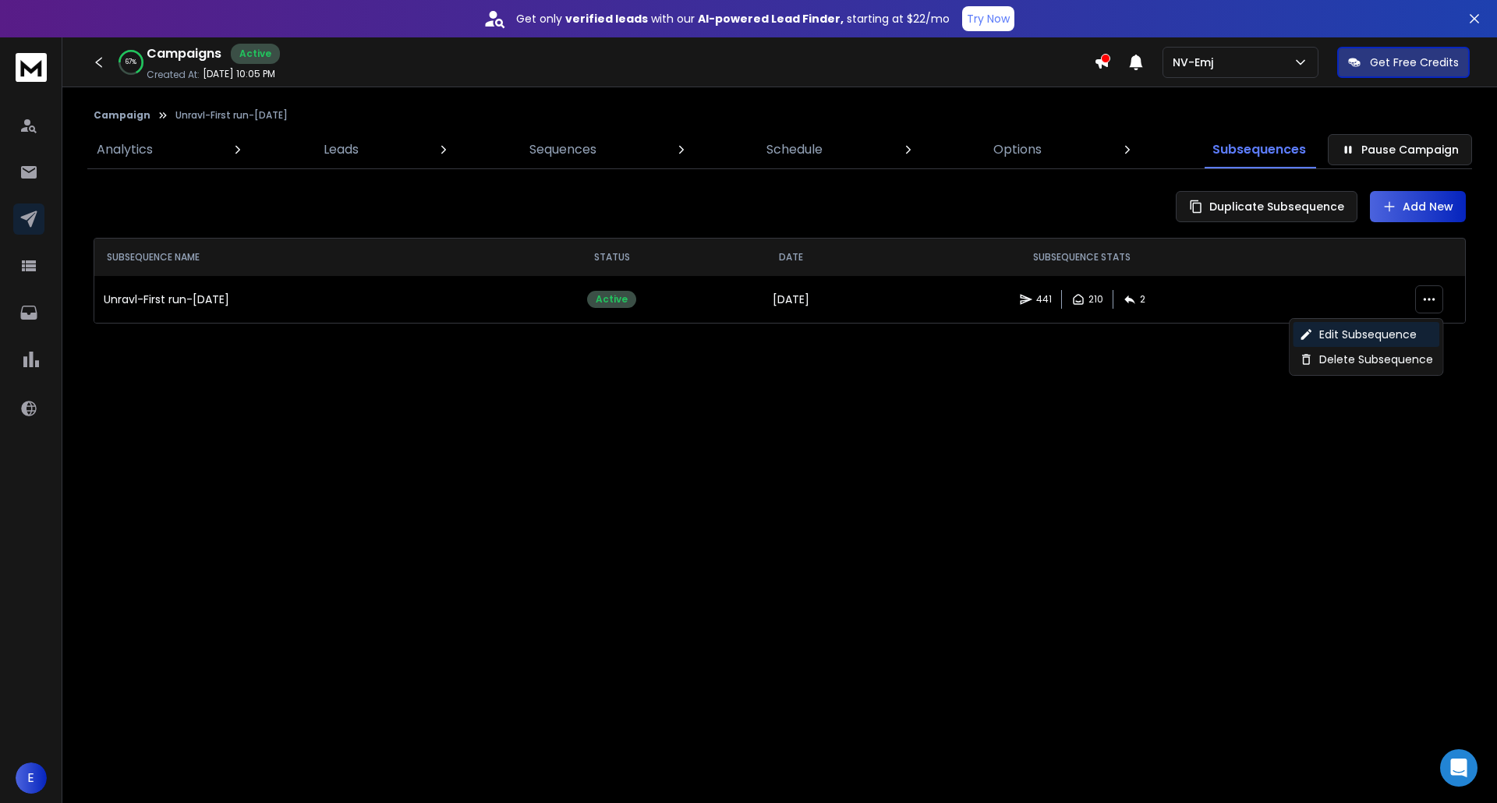
click at [1358, 334] on div "Edit Subsequence" at bounding box center [1358, 335] width 118 height 16
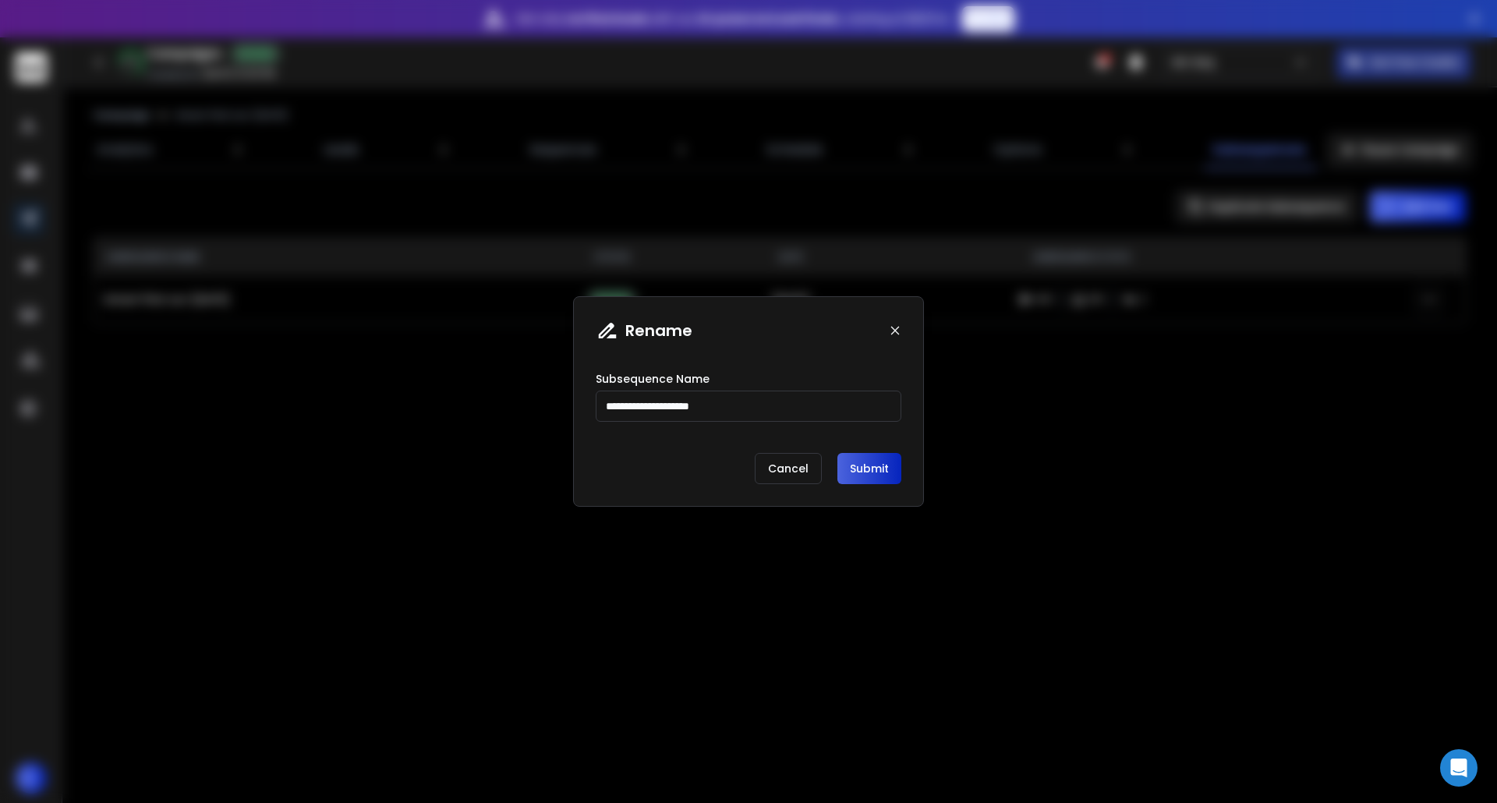
click at [780, 406] on input "**********" at bounding box center [749, 406] width 306 height 31
paste input "text"
type input "**********"
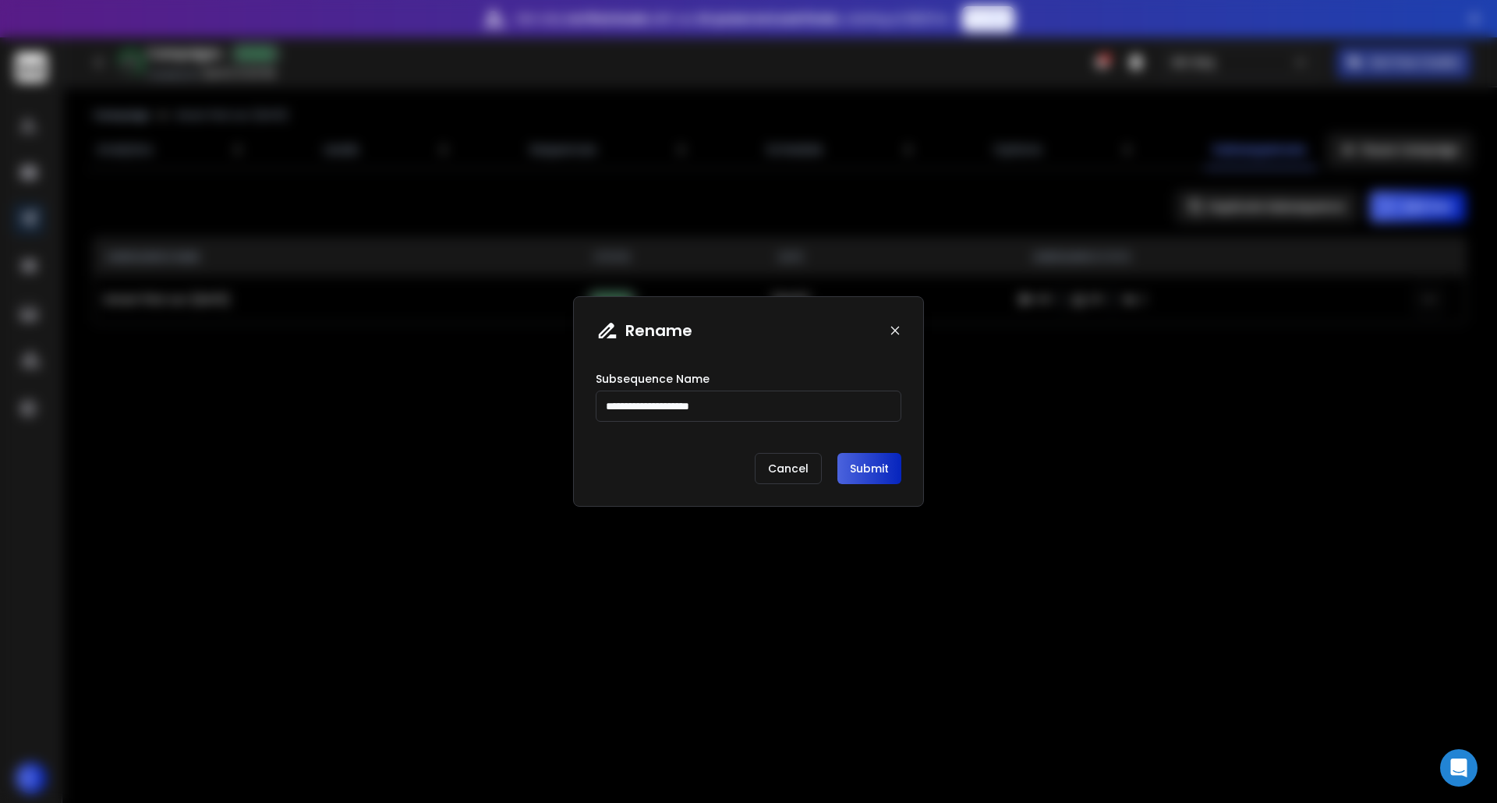
click at [859, 468] on button "Submit" at bounding box center [870, 468] width 64 height 31
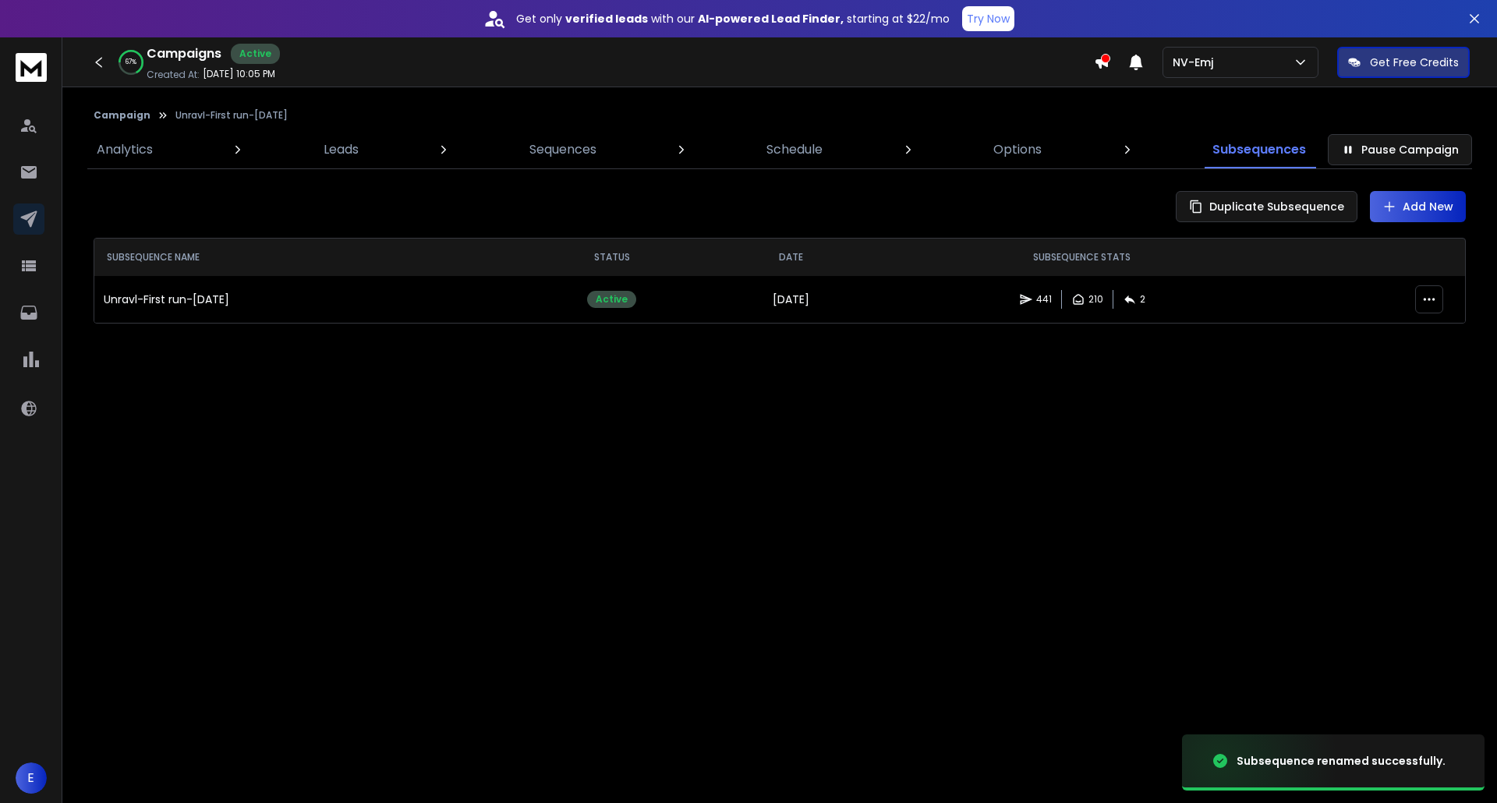
click at [859, 468] on div "Get only verified leads with our AI-powered Lead Finder, starting at $22/mo Try…" at bounding box center [748, 401] width 1497 height 803
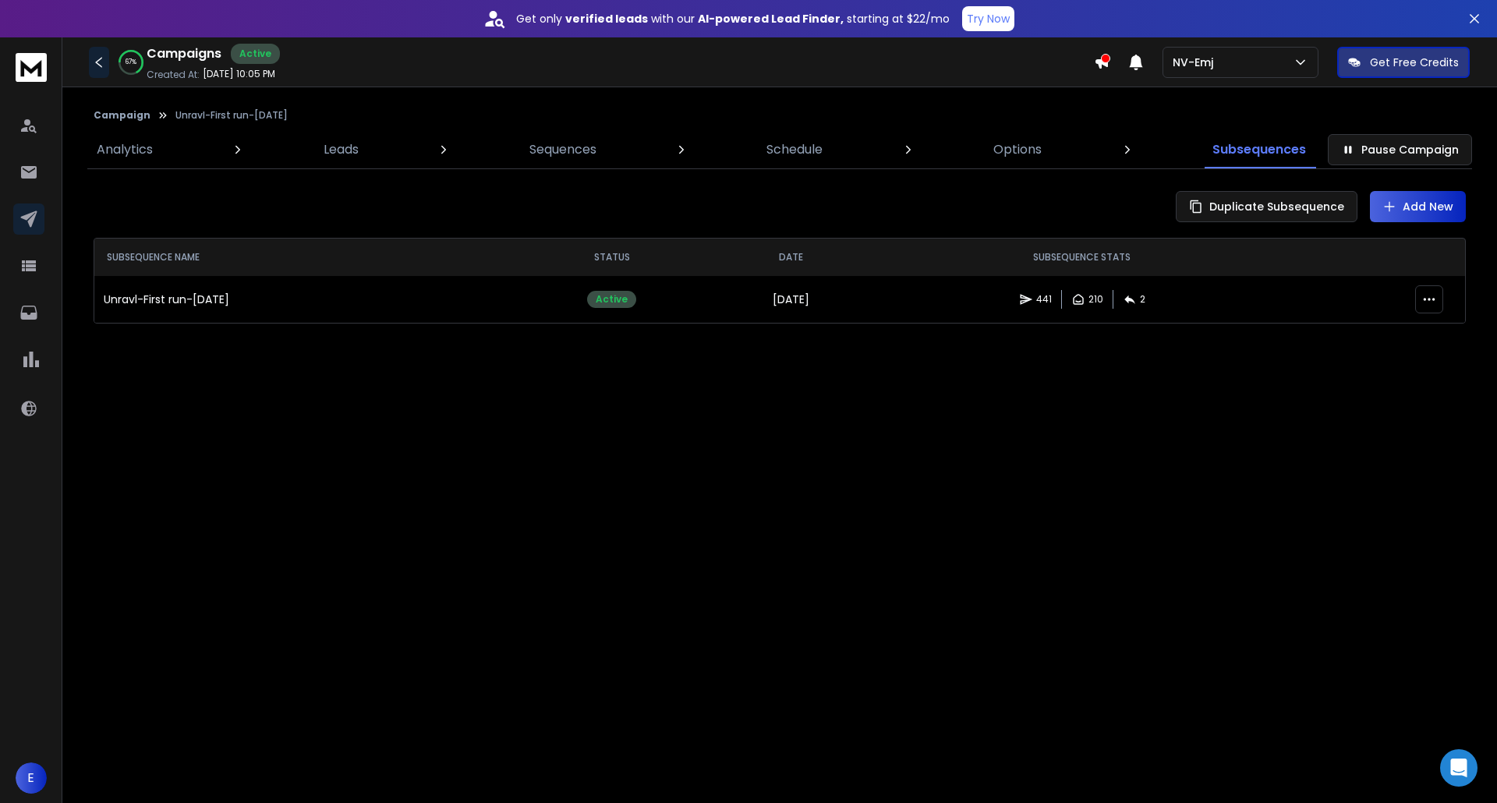
click at [108, 64] on button at bounding box center [99, 62] width 20 height 31
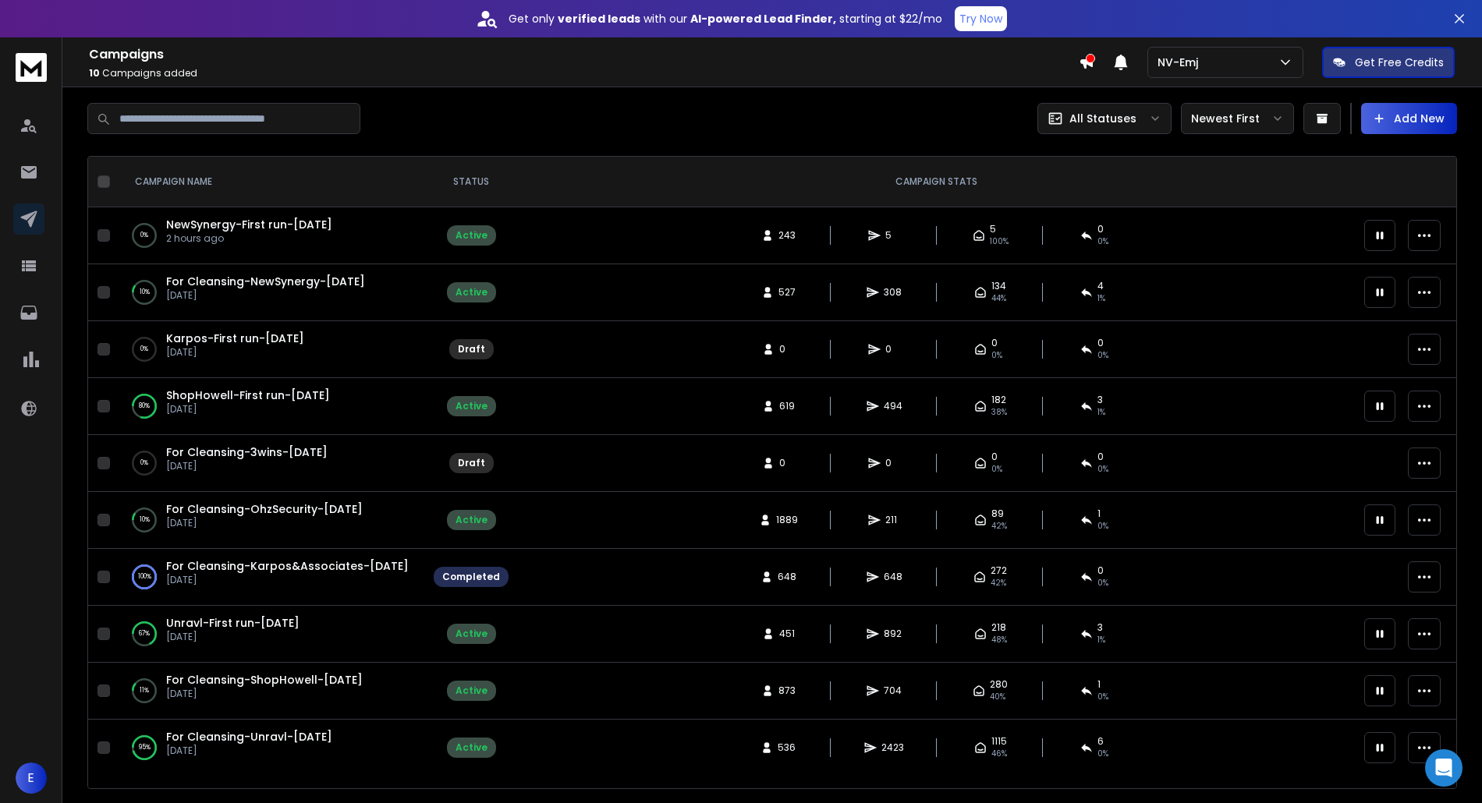
click at [347, 403] on div "80 % ShopHowell-First run-Aug11 11 days ago" at bounding box center [270, 406] width 277 height 37
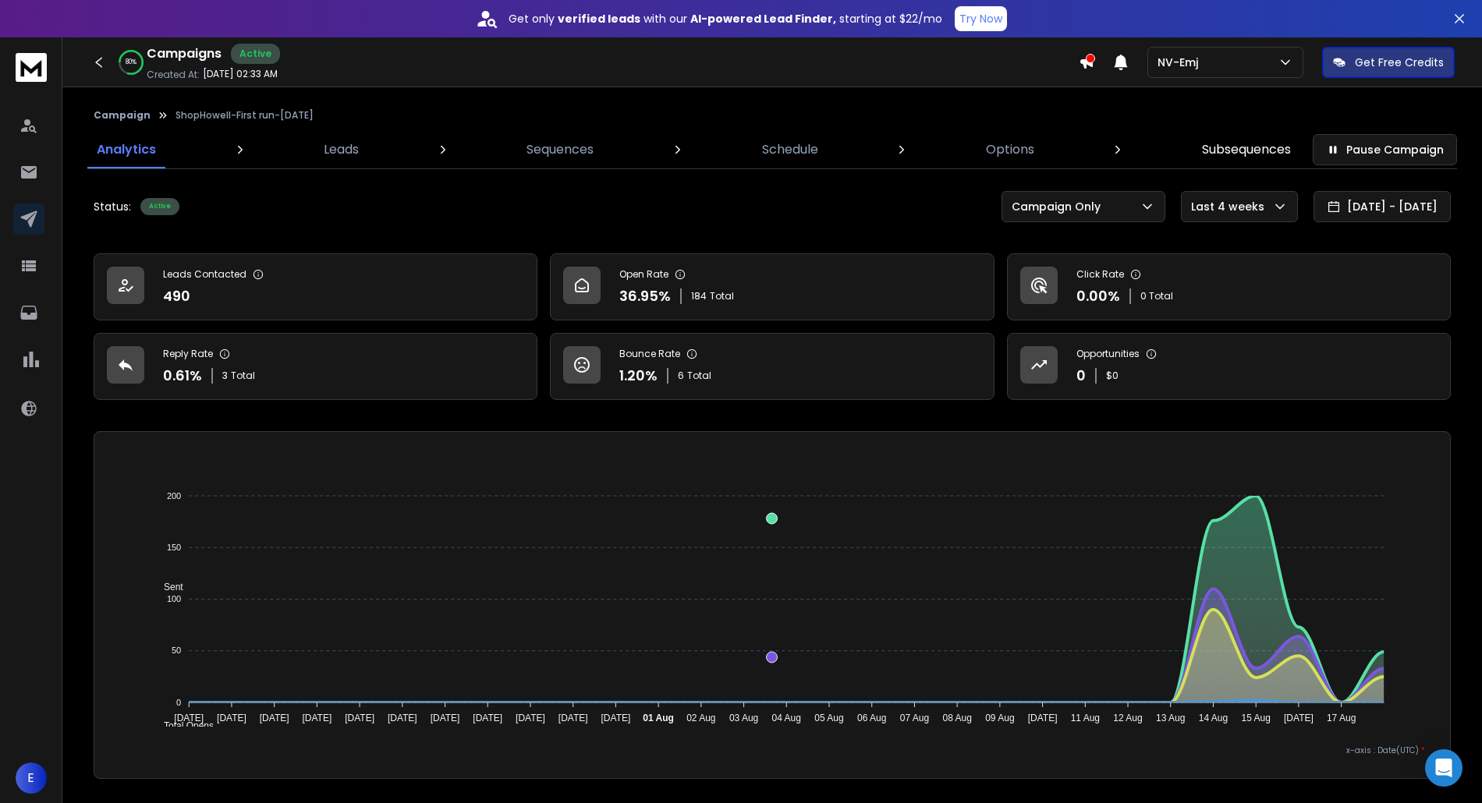
click at [1240, 153] on p "Subsequences" at bounding box center [1246, 149] width 89 height 19
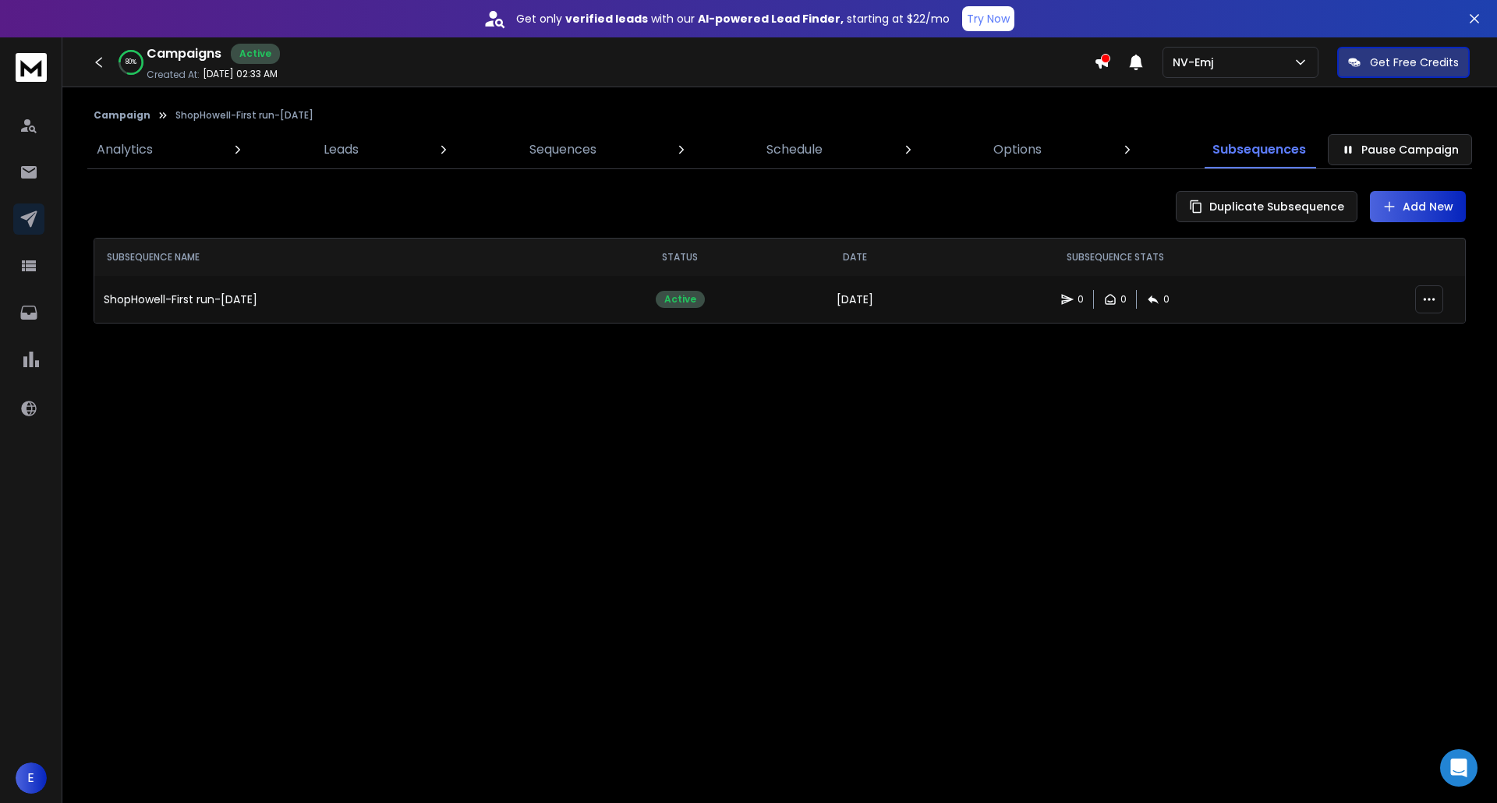
click at [584, 301] on td "Active" at bounding box center [680, 299] width 193 height 47
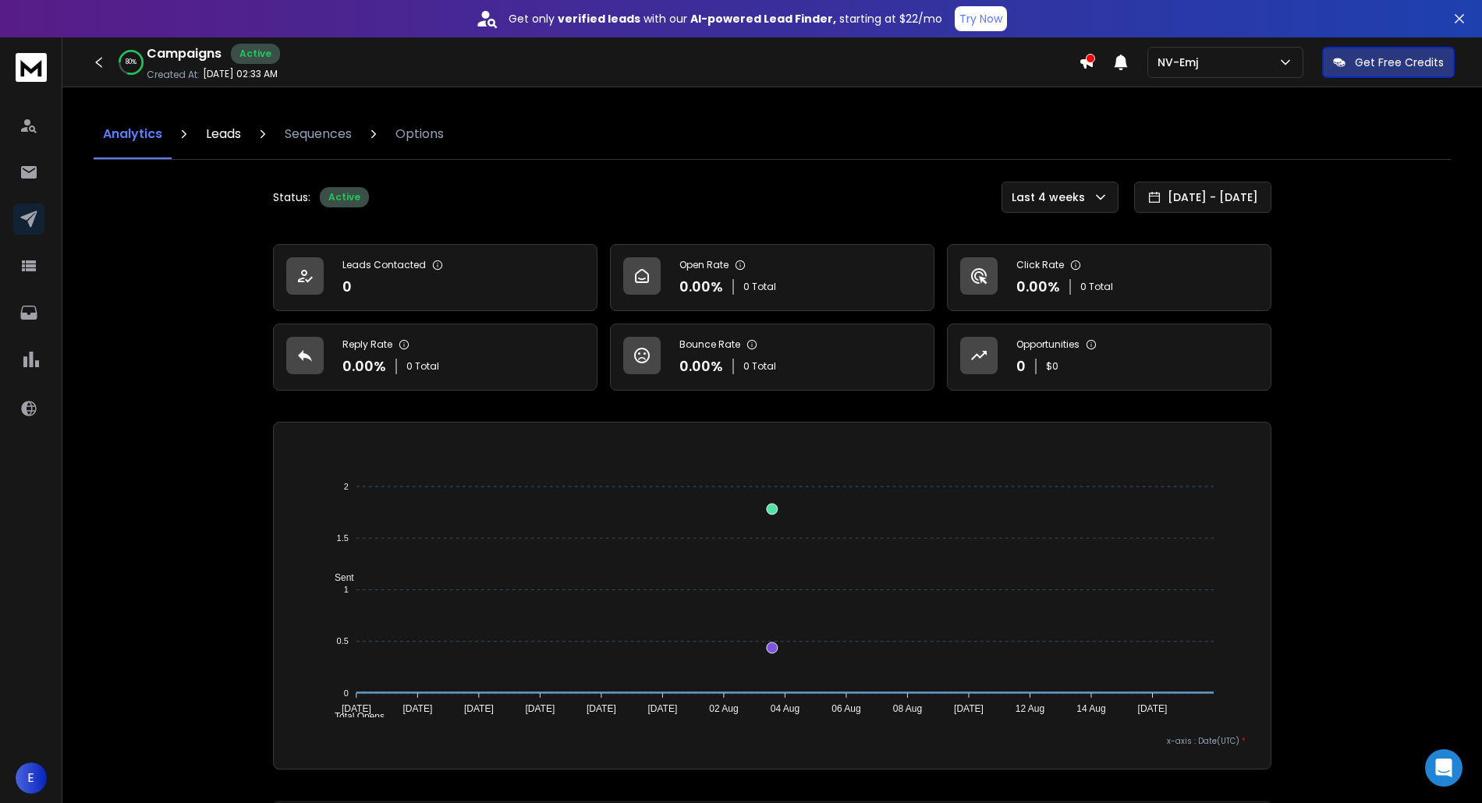
click at [218, 141] on p "Leads" at bounding box center [223, 134] width 35 height 19
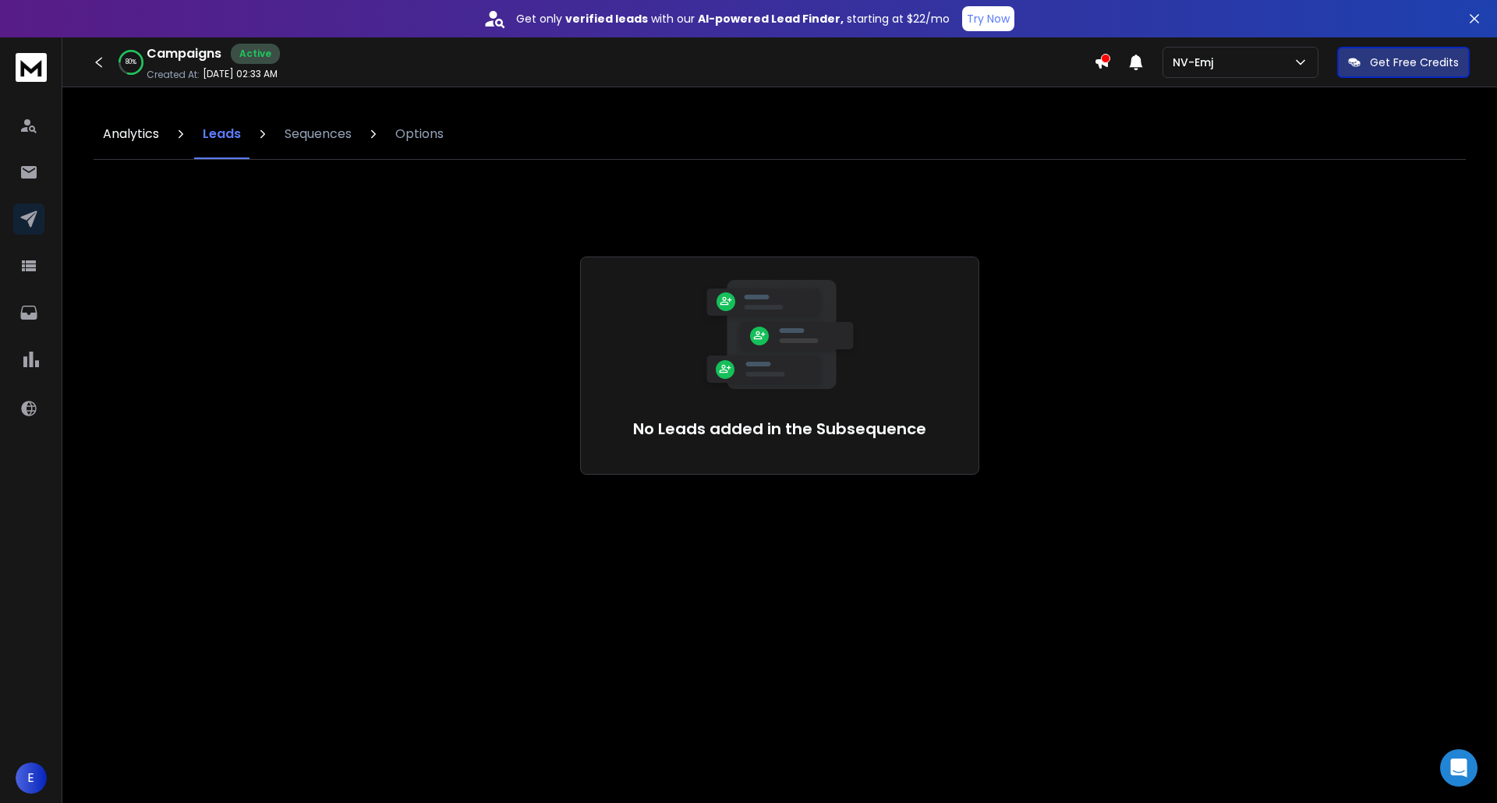
click at [156, 136] on p "Analytics" at bounding box center [131, 134] width 56 height 19
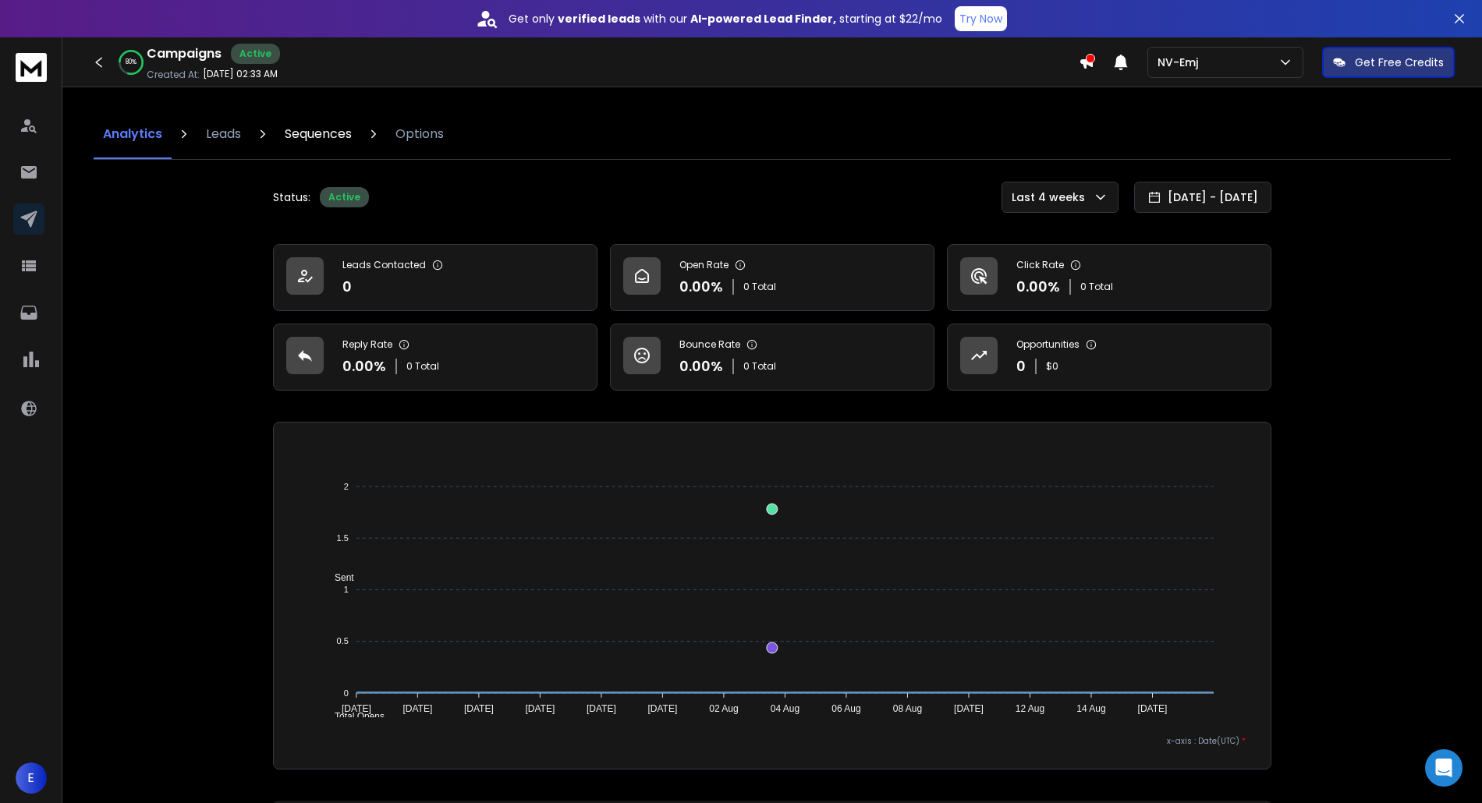
click at [335, 136] on p "Sequences" at bounding box center [318, 134] width 67 height 19
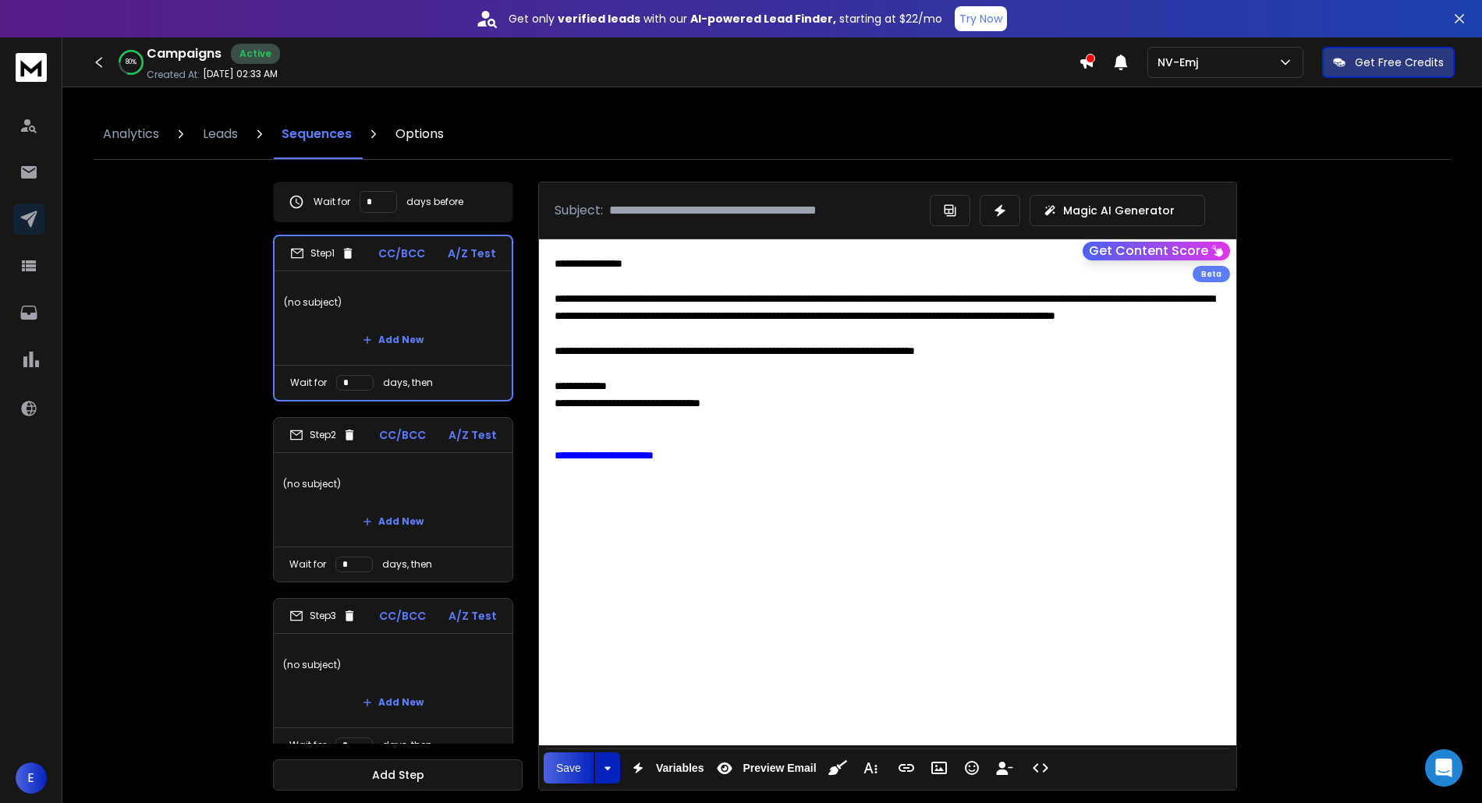
click at [415, 134] on p "Options" at bounding box center [419, 134] width 48 height 19
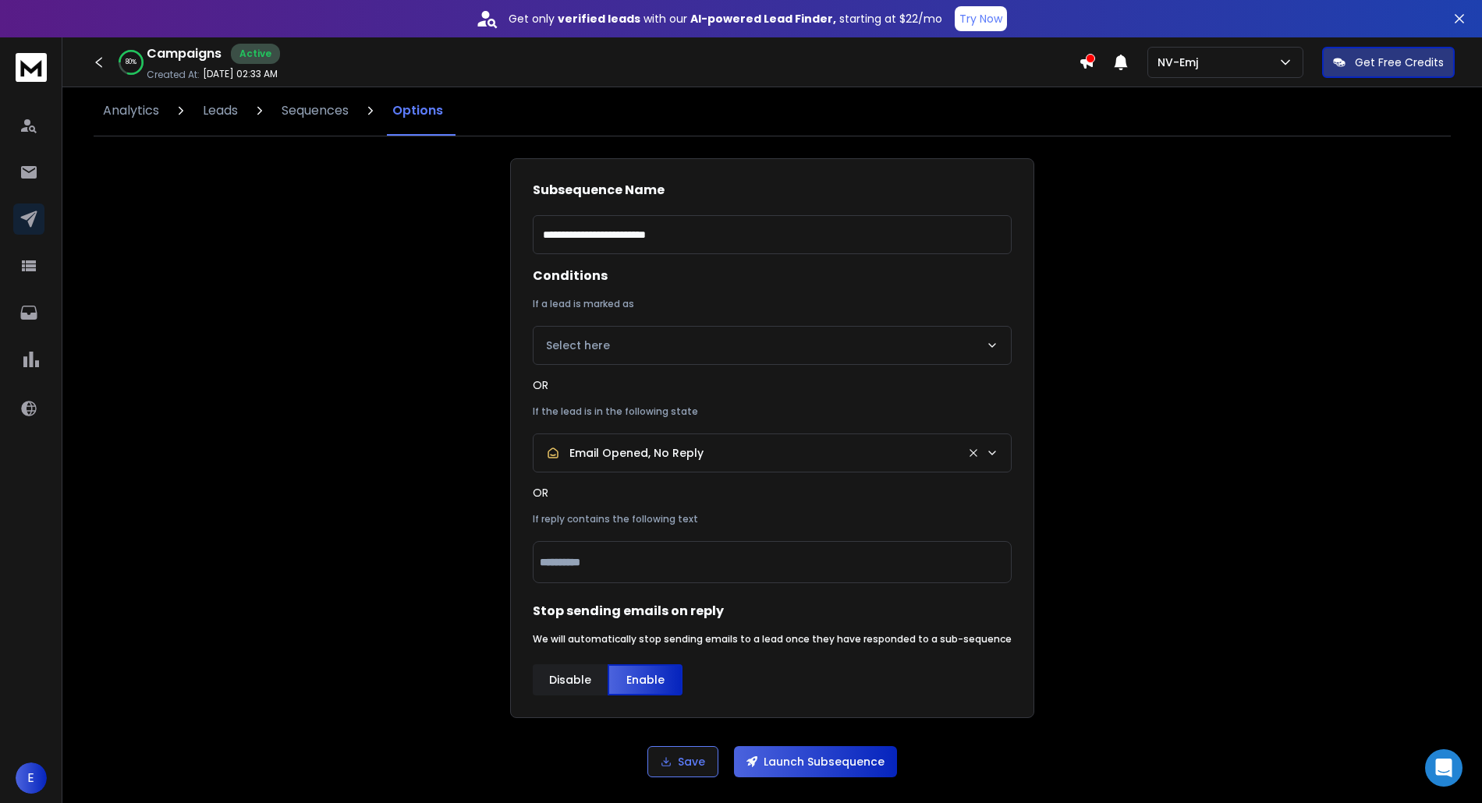
scroll to position [44, 0]
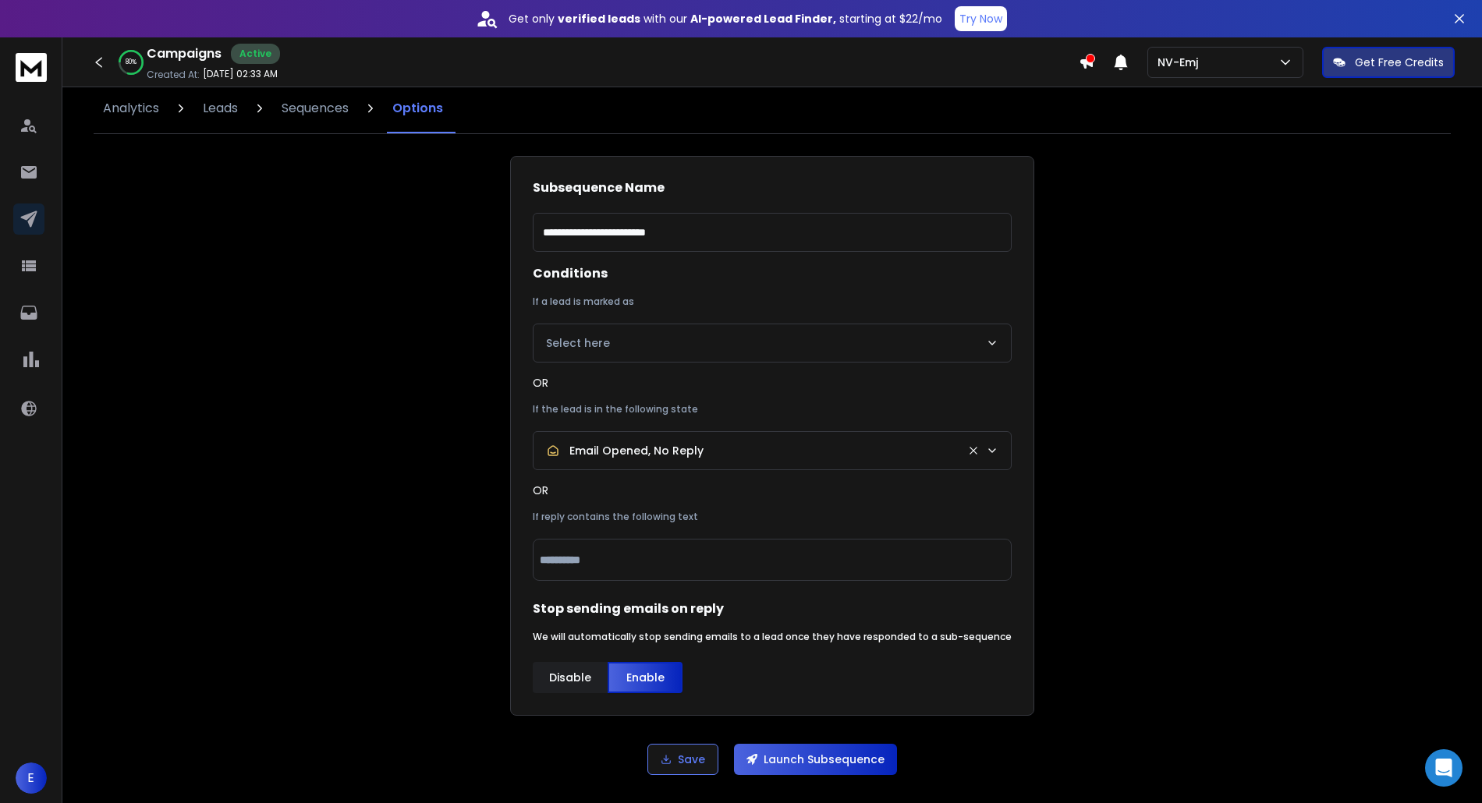
click at [697, 758] on button "Save" at bounding box center [682, 759] width 71 height 31
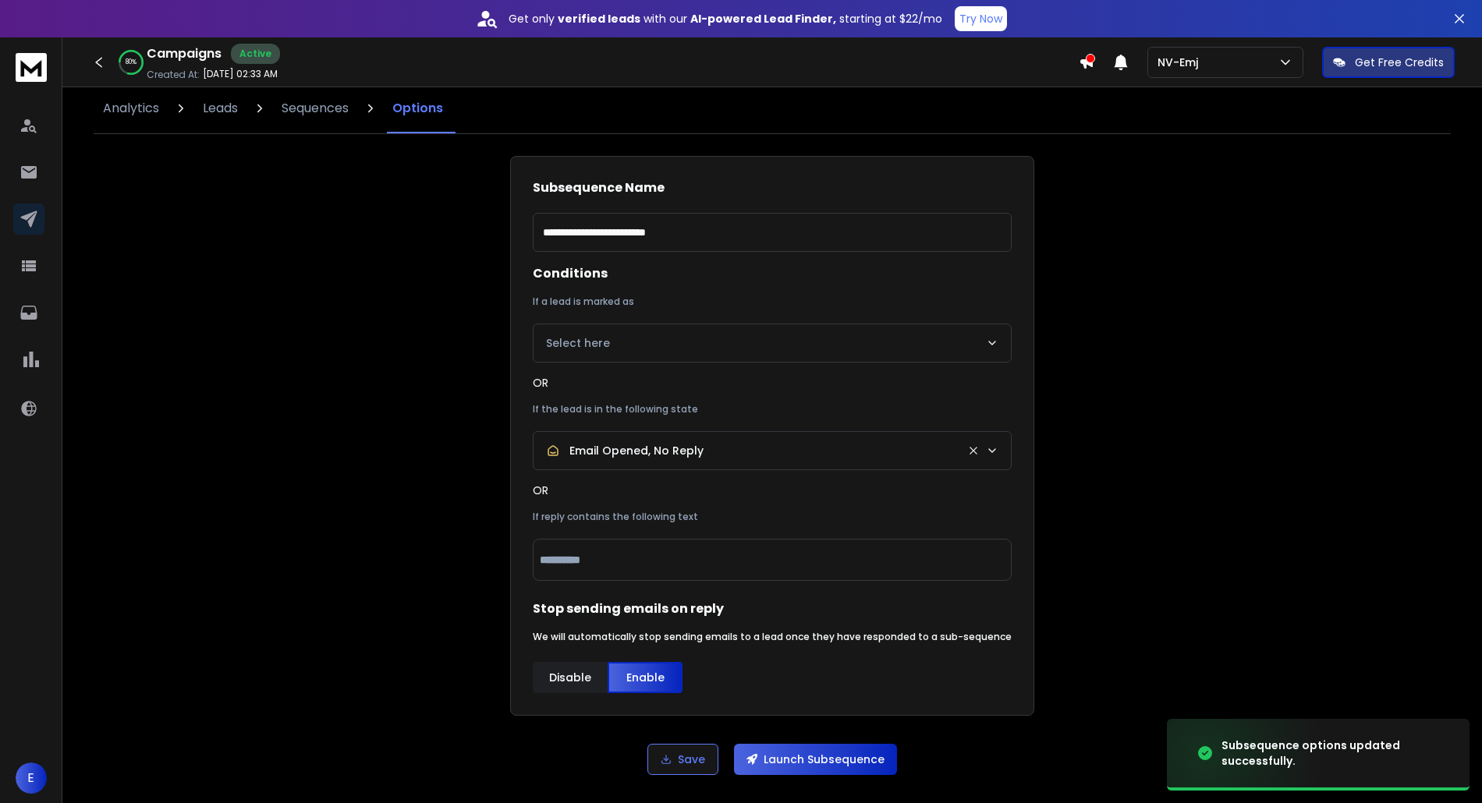
click at [816, 753] on button "Launch Subsequence" at bounding box center [815, 759] width 163 height 31
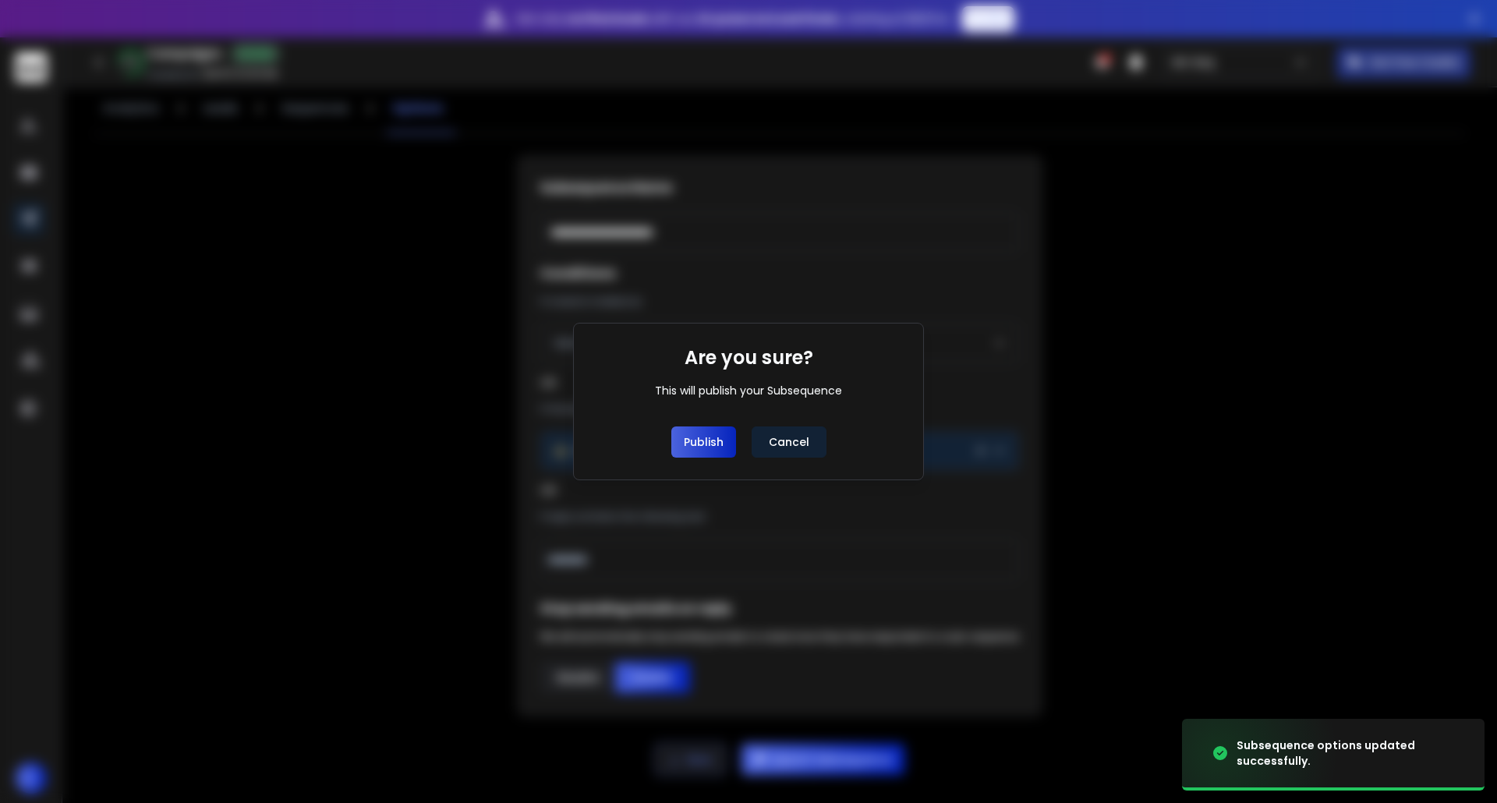
click at [705, 432] on button "Publish" at bounding box center [703, 442] width 65 height 31
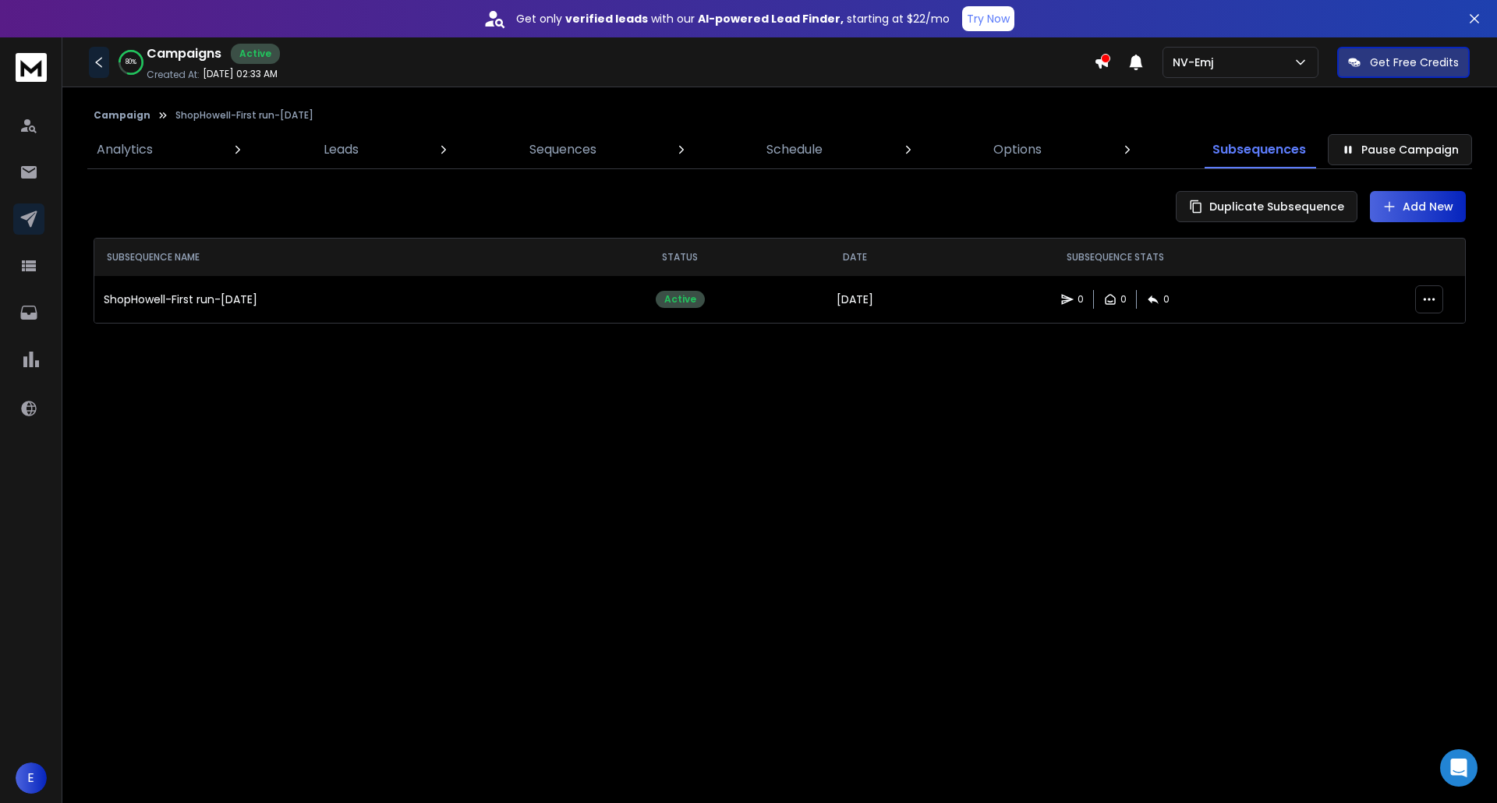
click at [94, 58] on icon at bounding box center [99, 62] width 14 height 14
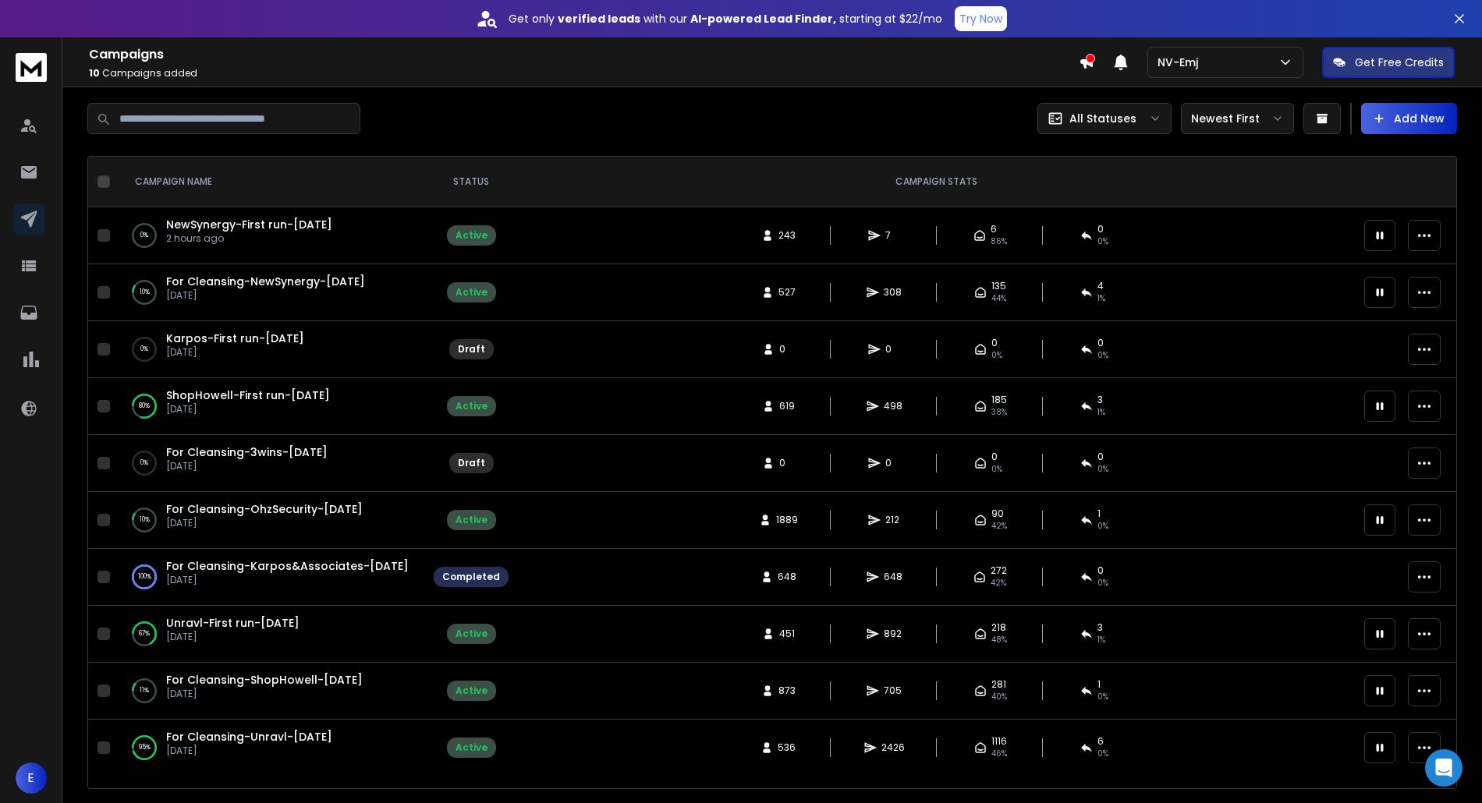
click at [527, 234] on div "243 7 6 86 % 0 0 %" at bounding box center [936, 235] width 818 height 25
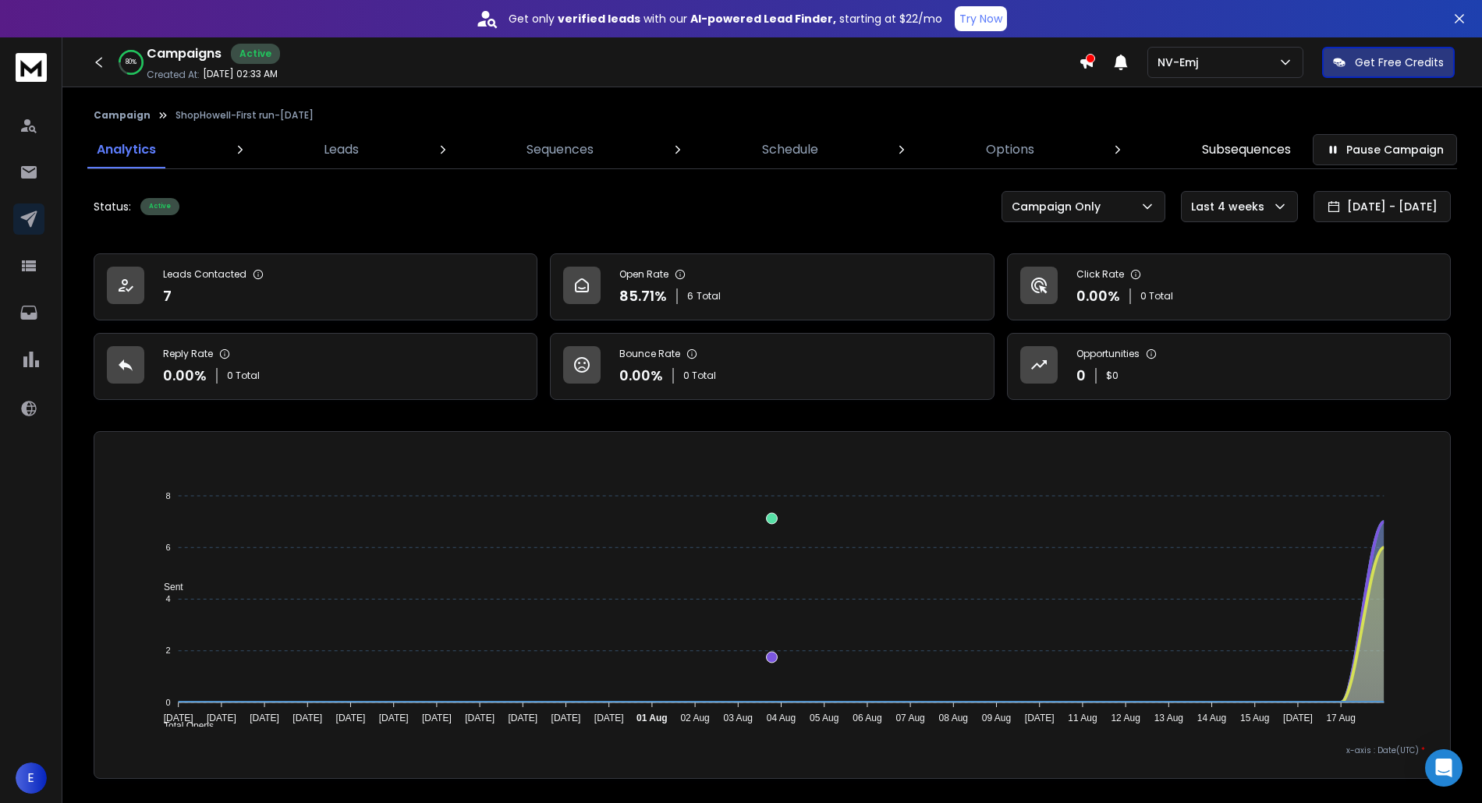
click at [1210, 147] on p "Subsequences" at bounding box center [1246, 149] width 89 height 19
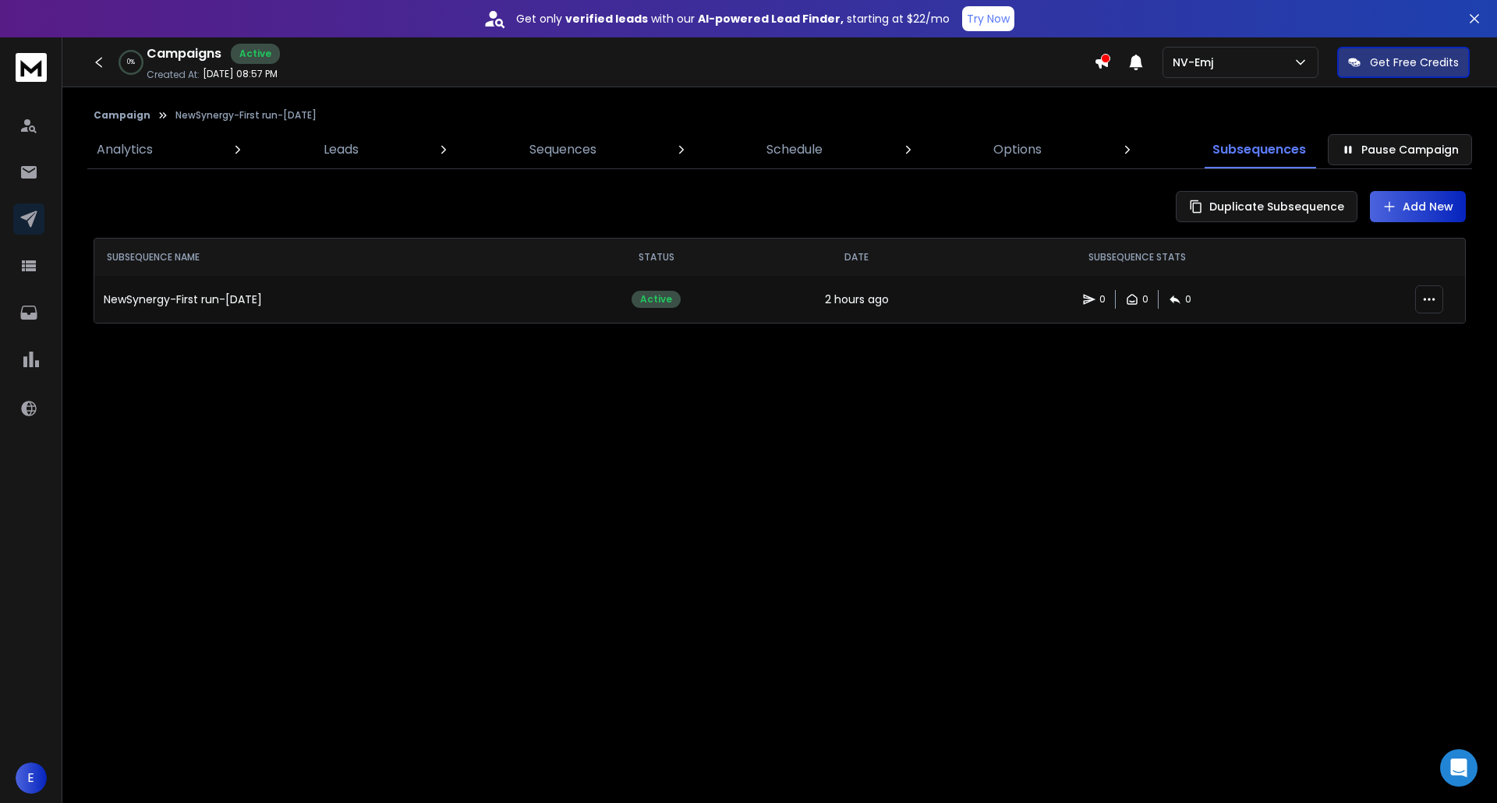
click at [735, 299] on td "Active" at bounding box center [656, 299] width 181 height 47
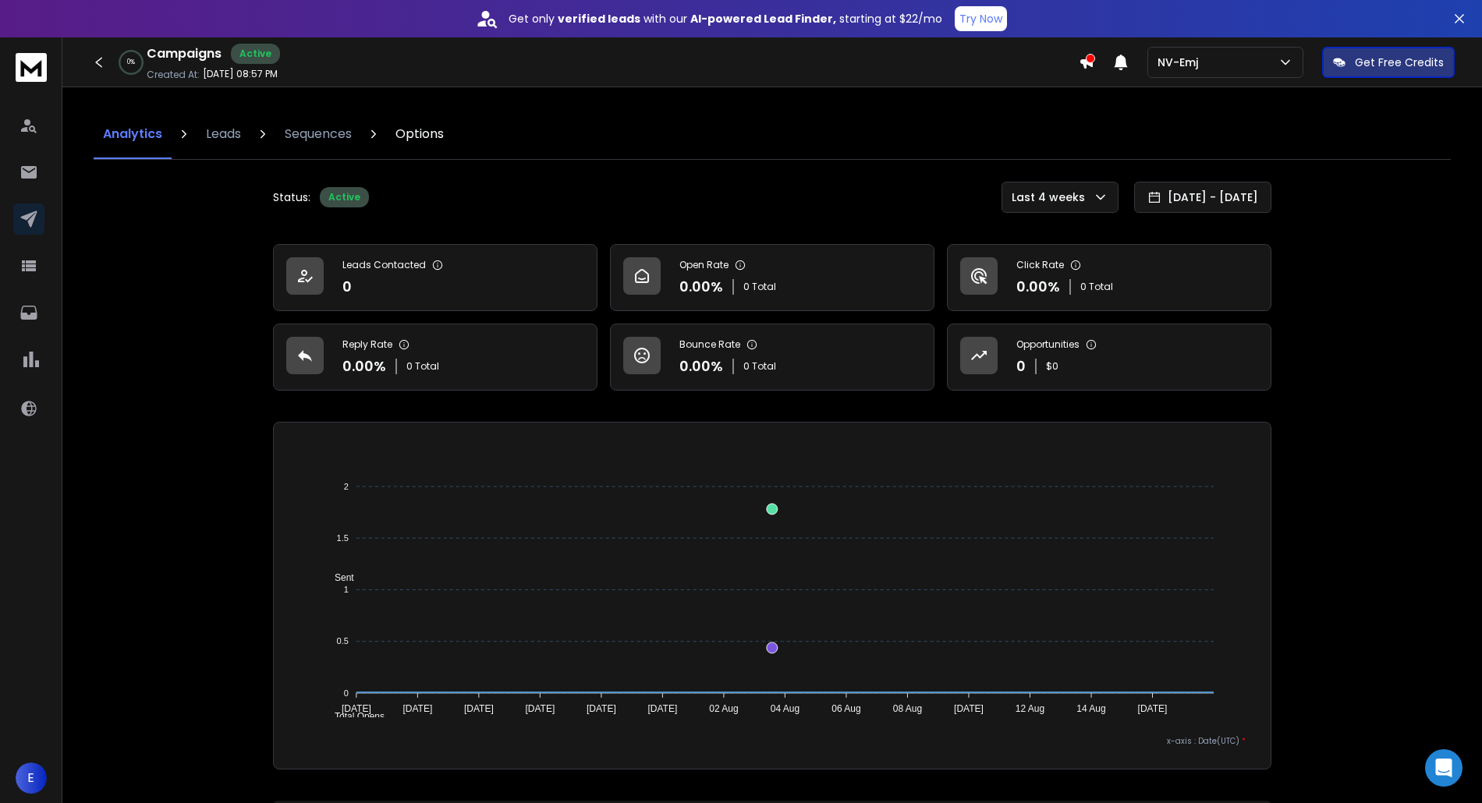
click at [416, 128] on p "Options" at bounding box center [419, 134] width 48 height 19
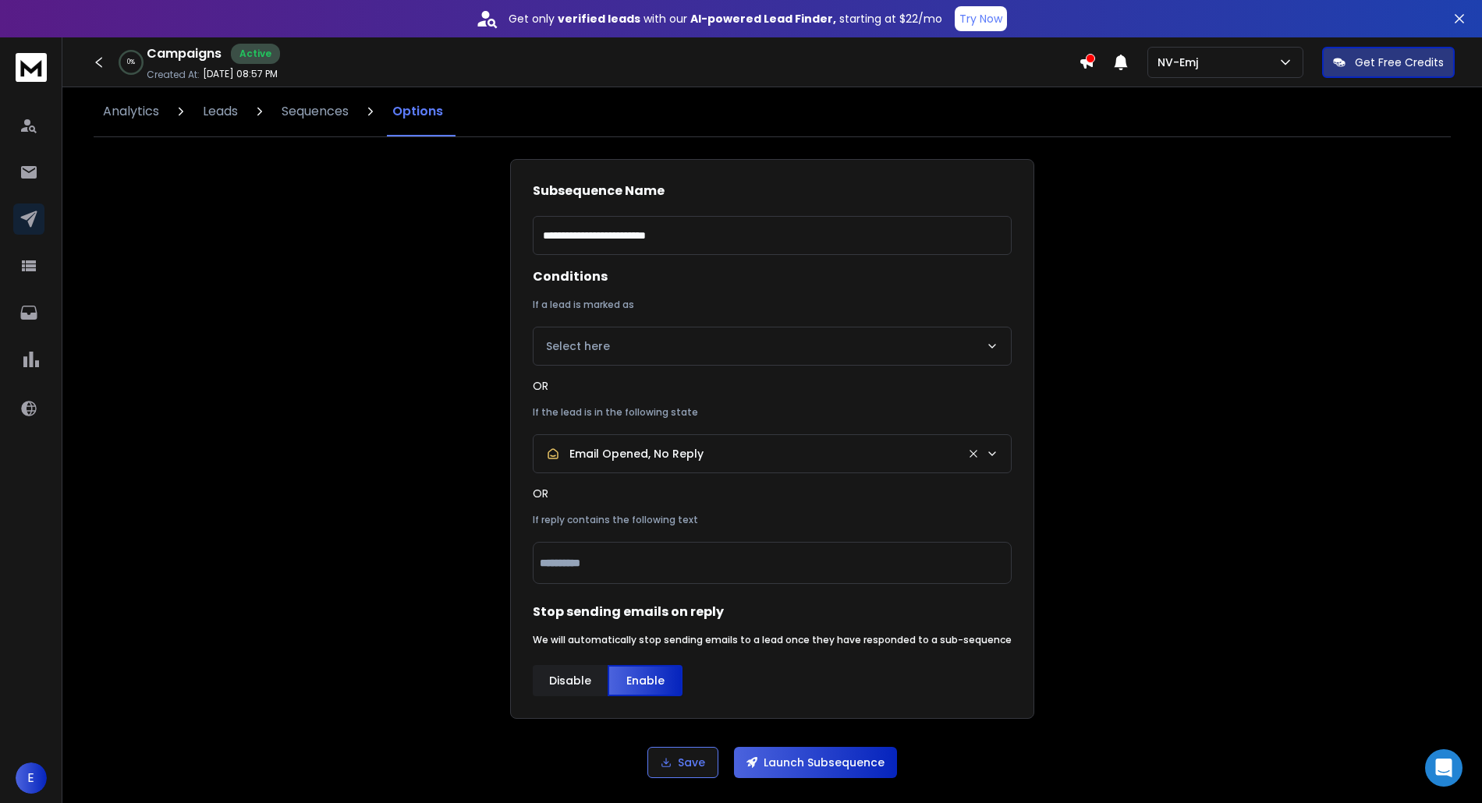
scroll to position [44, 0]
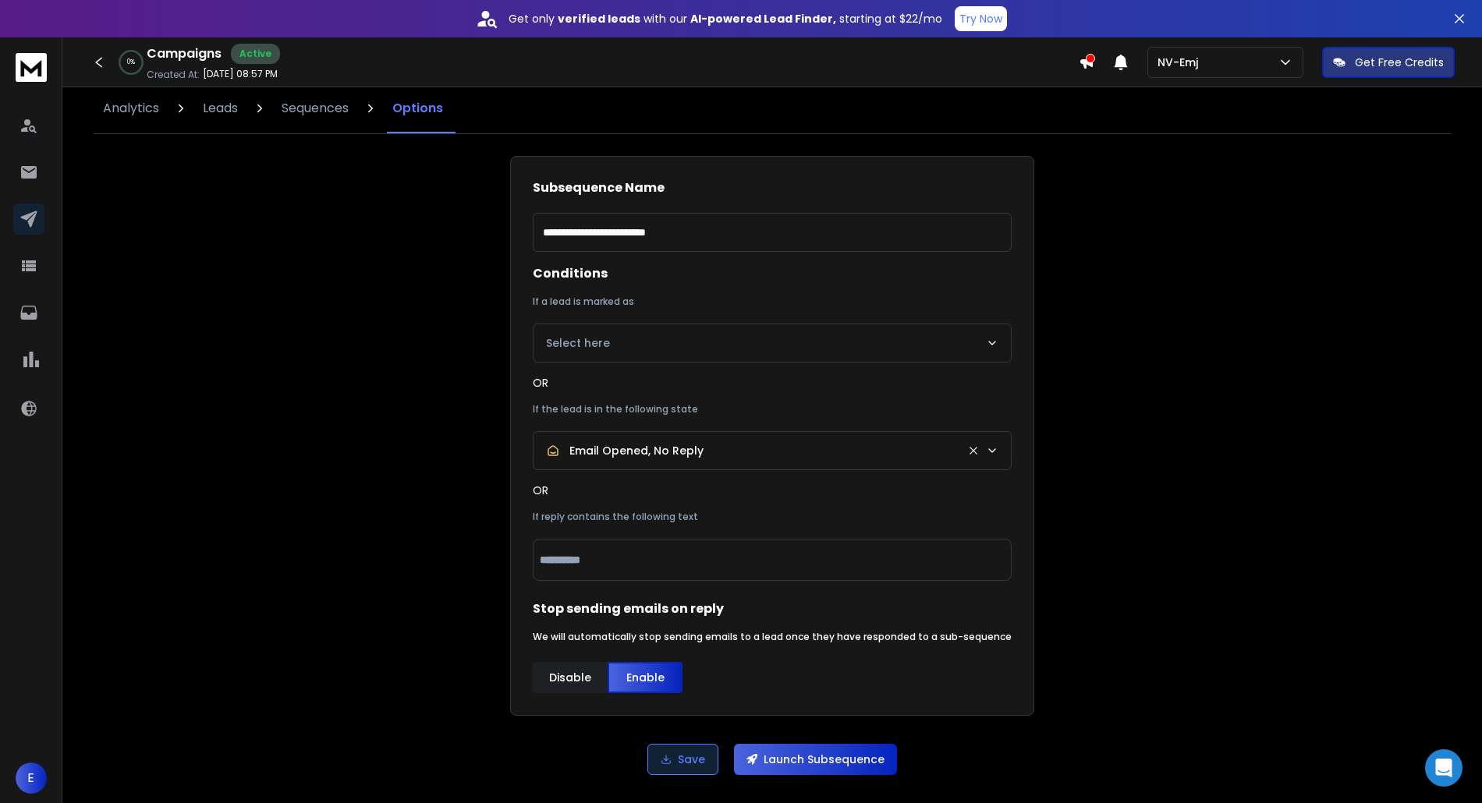
click at [675, 758] on button "Save" at bounding box center [682, 759] width 71 height 31
click at [774, 753] on button "Launch Subsequence" at bounding box center [815, 759] width 163 height 31
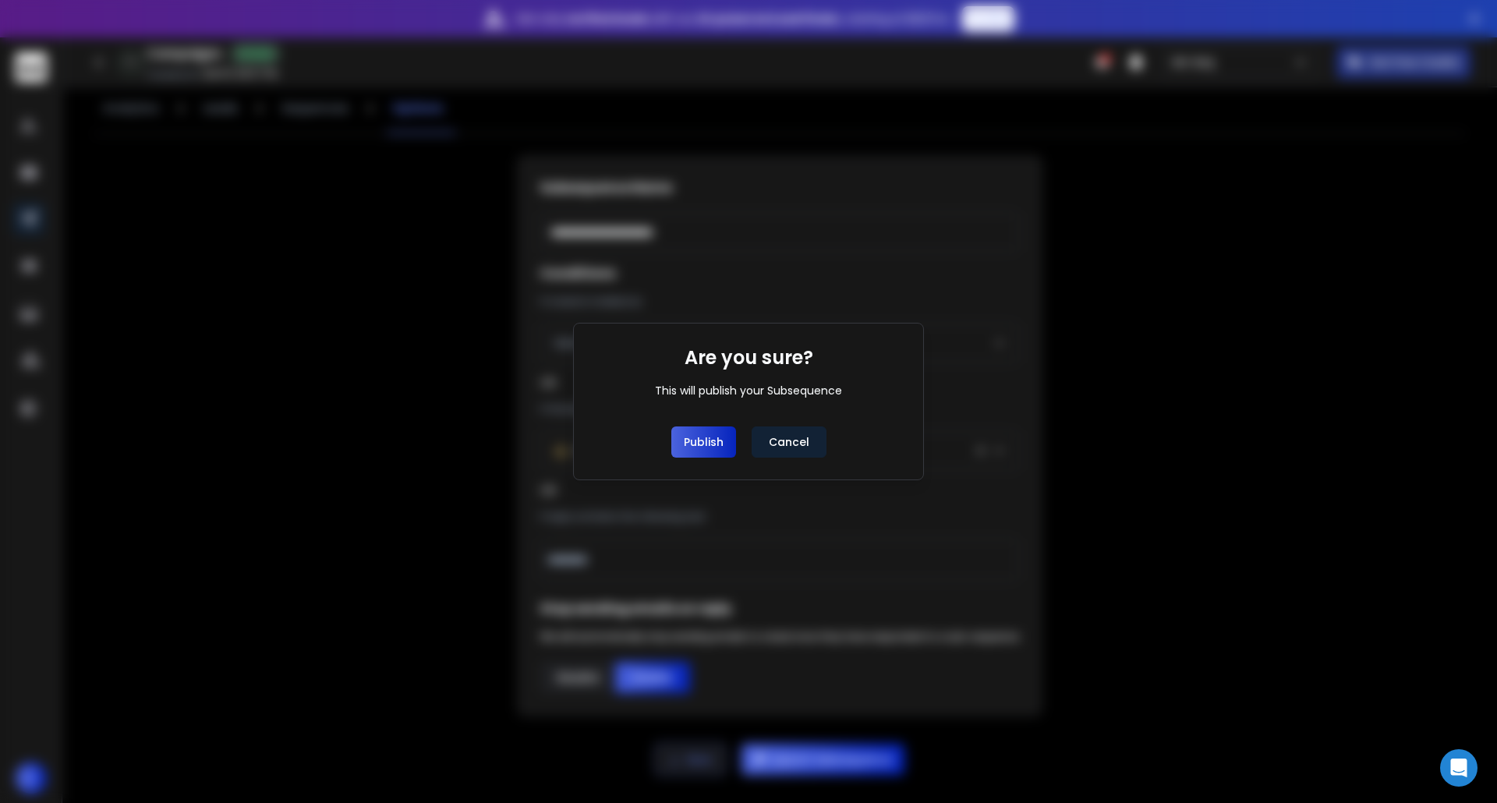
click at [712, 449] on button "Publish" at bounding box center [703, 442] width 65 height 31
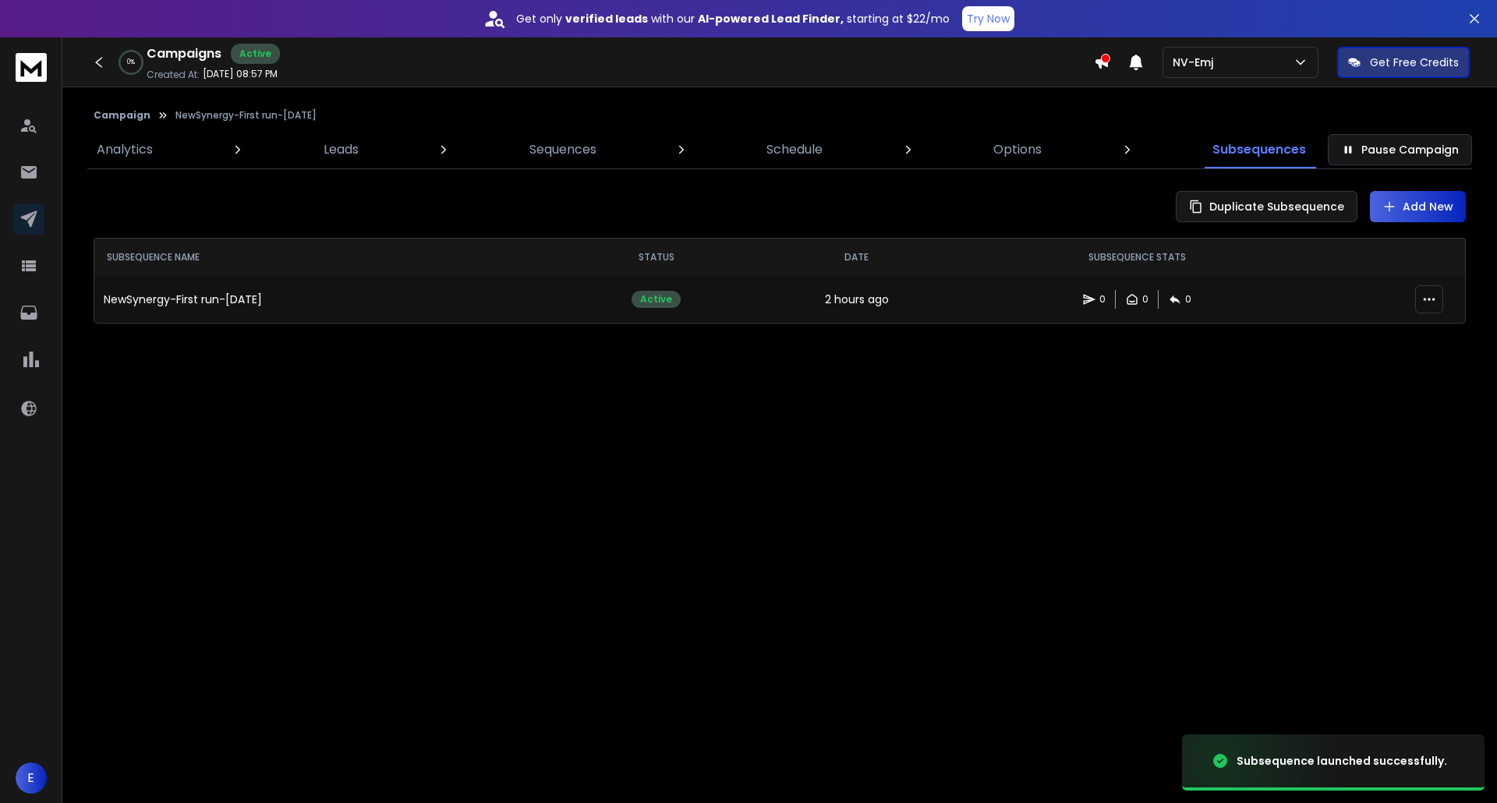
click at [850, 303] on td "2 hours ago" at bounding box center [856, 299] width 220 height 47
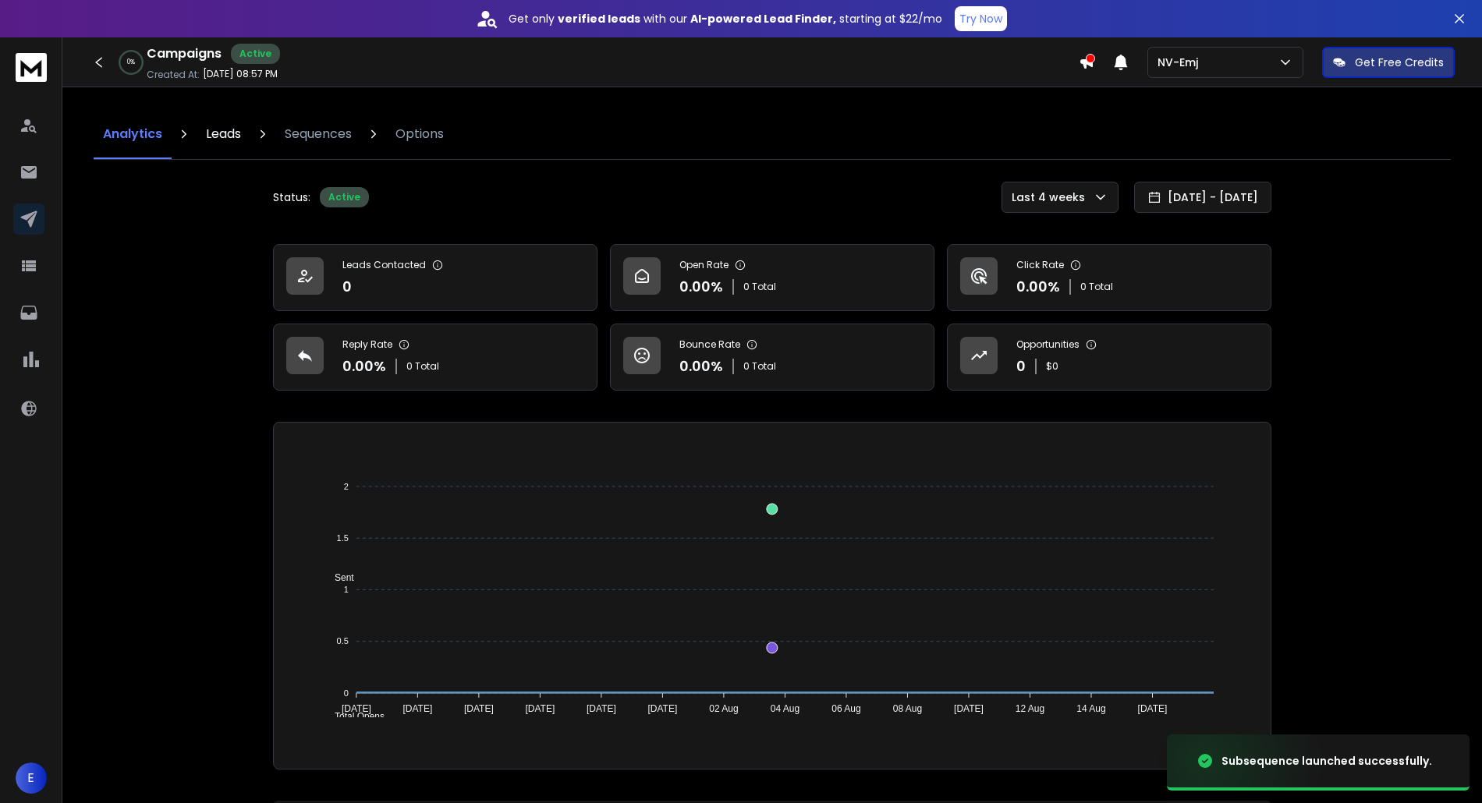
click at [232, 128] on p "Leads" at bounding box center [223, 134] width 35 height 19
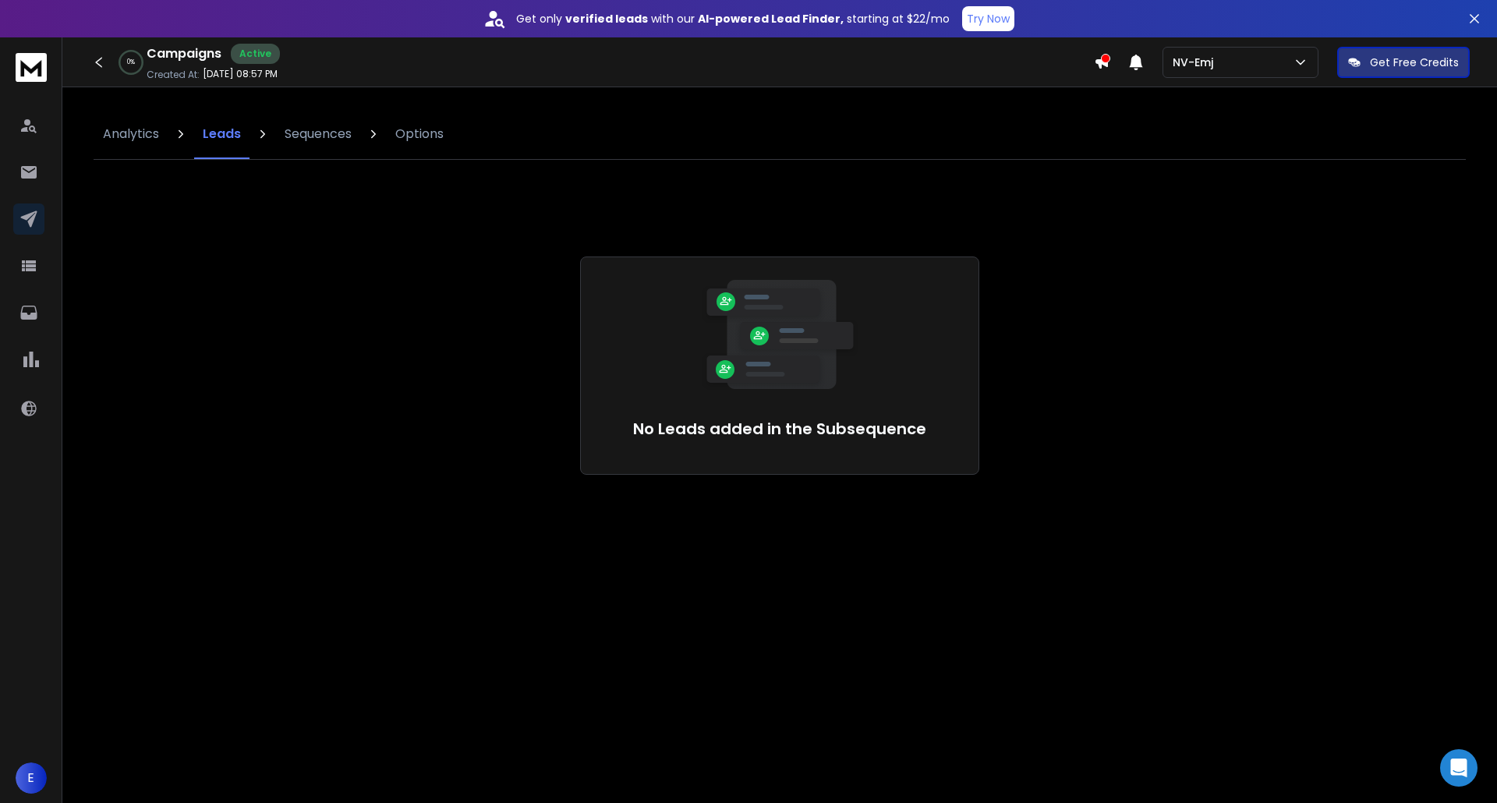
drag, startPoint x: 934, startPoint y: 406, endPoint x: 931, endPoint y: 416, distance: 10.6
click at [931, 416] on div "No Leads added in the Subsequence" at bounding box center [780, 366] width 354 height 172
click at [874, 440] on div "No Leads added in the Subsequence" at bounding box center [779, 366] width 293 height 172
click at [790, 682] on div "Get only verified leads with our AI-powered Lead Finder, starting at $22/mo Try…" at bounding box center [748, 401] width 1497 height 803
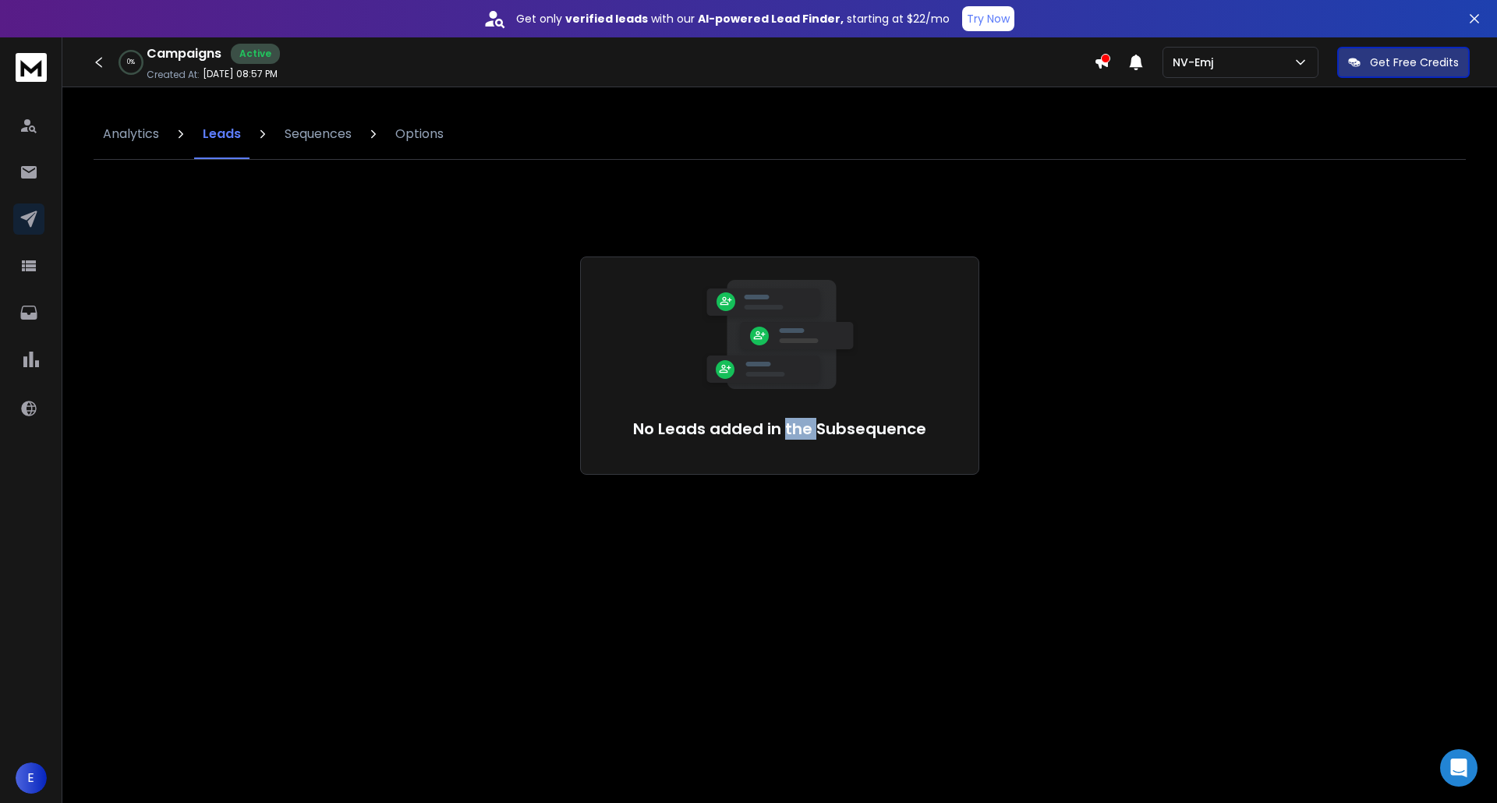
click at [790, 682] on div "Get only verified leads with our AI-powered Lead Finder, starting at $22/mo Try…" at bounding box center [748, 401] width 1497 height 803
click at [123, 138] on p "Analytics" at bounding box center [131, 134] width 56 height 19
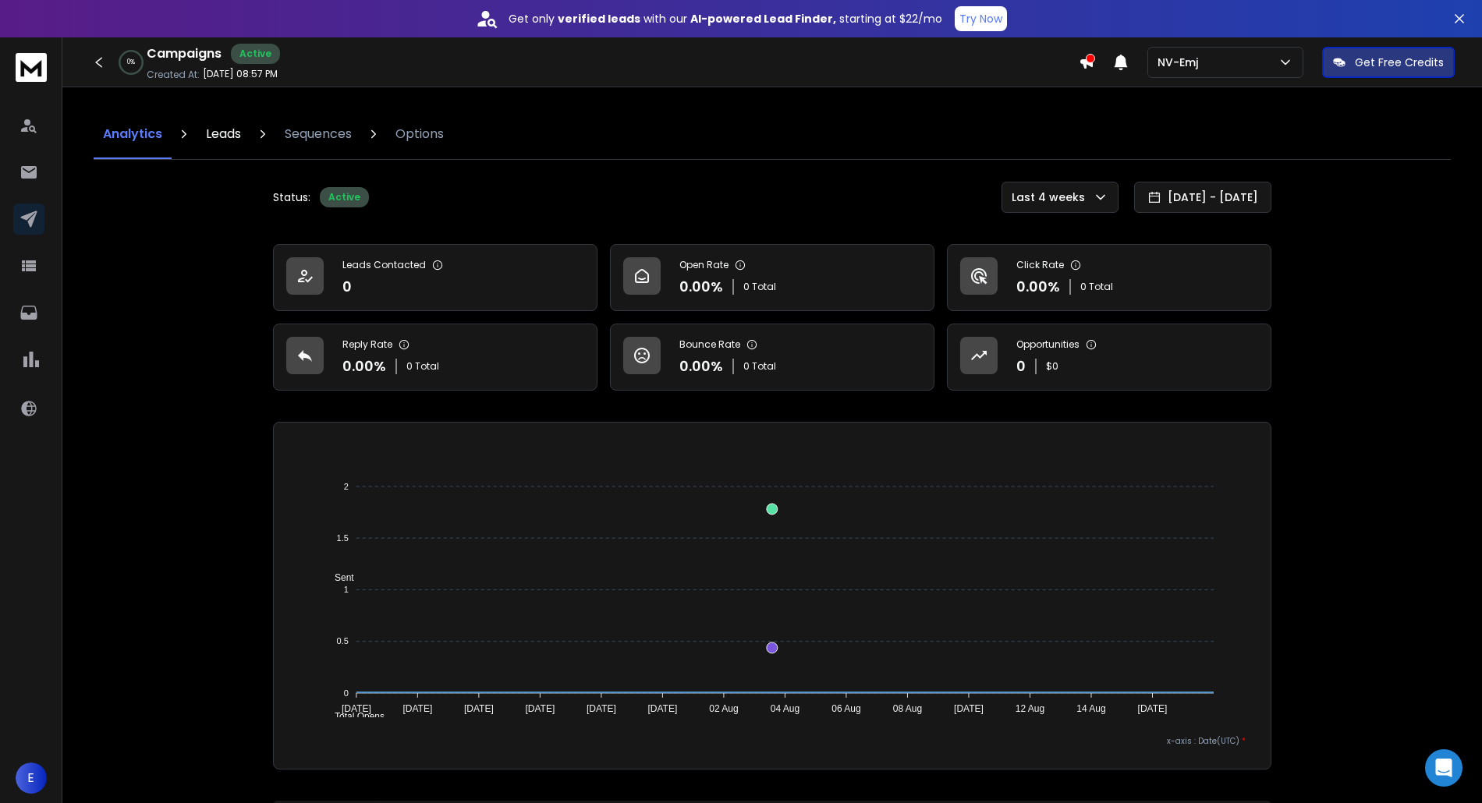
click at [241, 136] on p "Leads" at bounding box center [223, 134] width 35 height 19
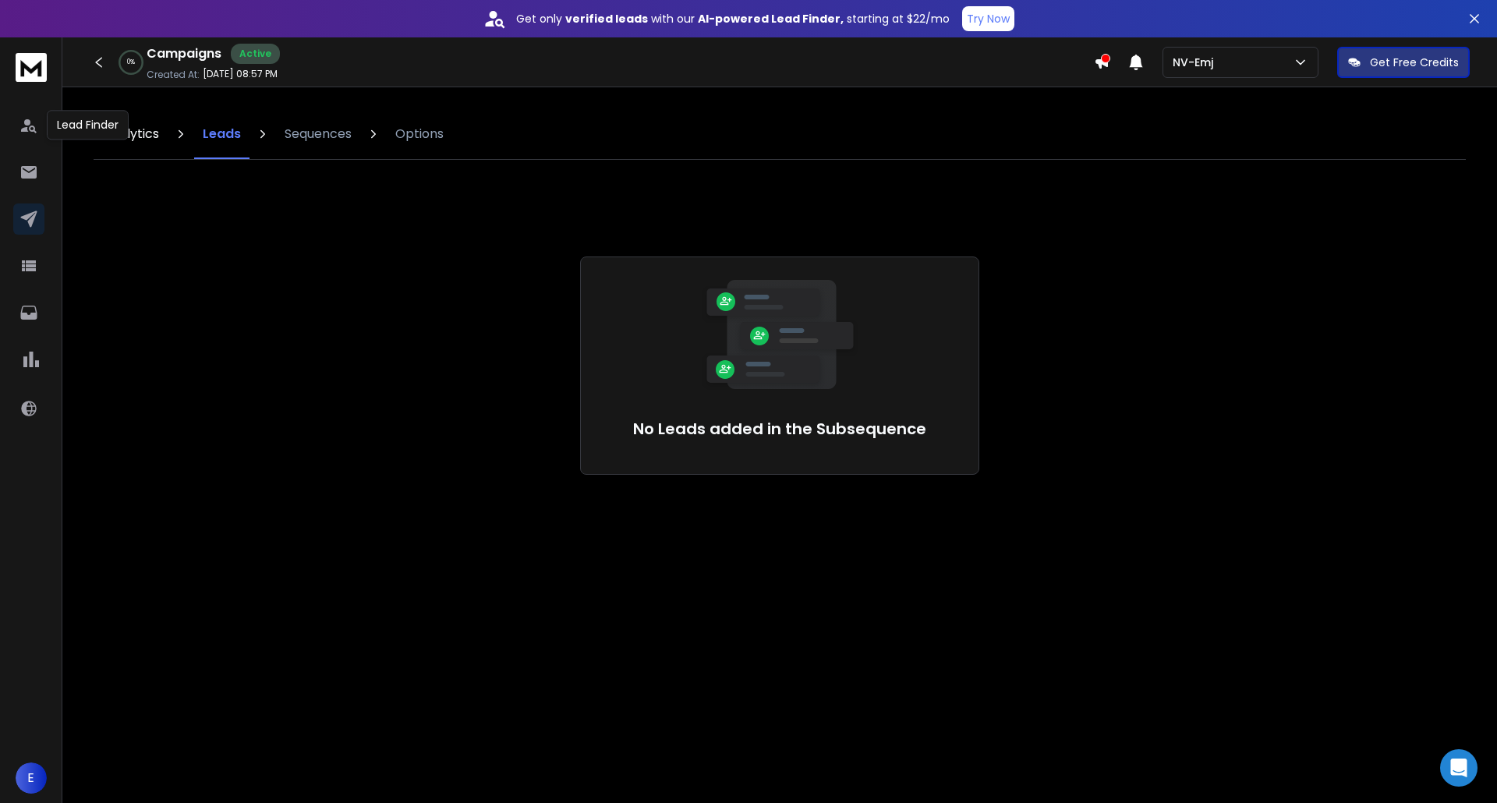
click at [133, 132] on p "Analytics" at bounding box center [131, 134] width 56 height 19
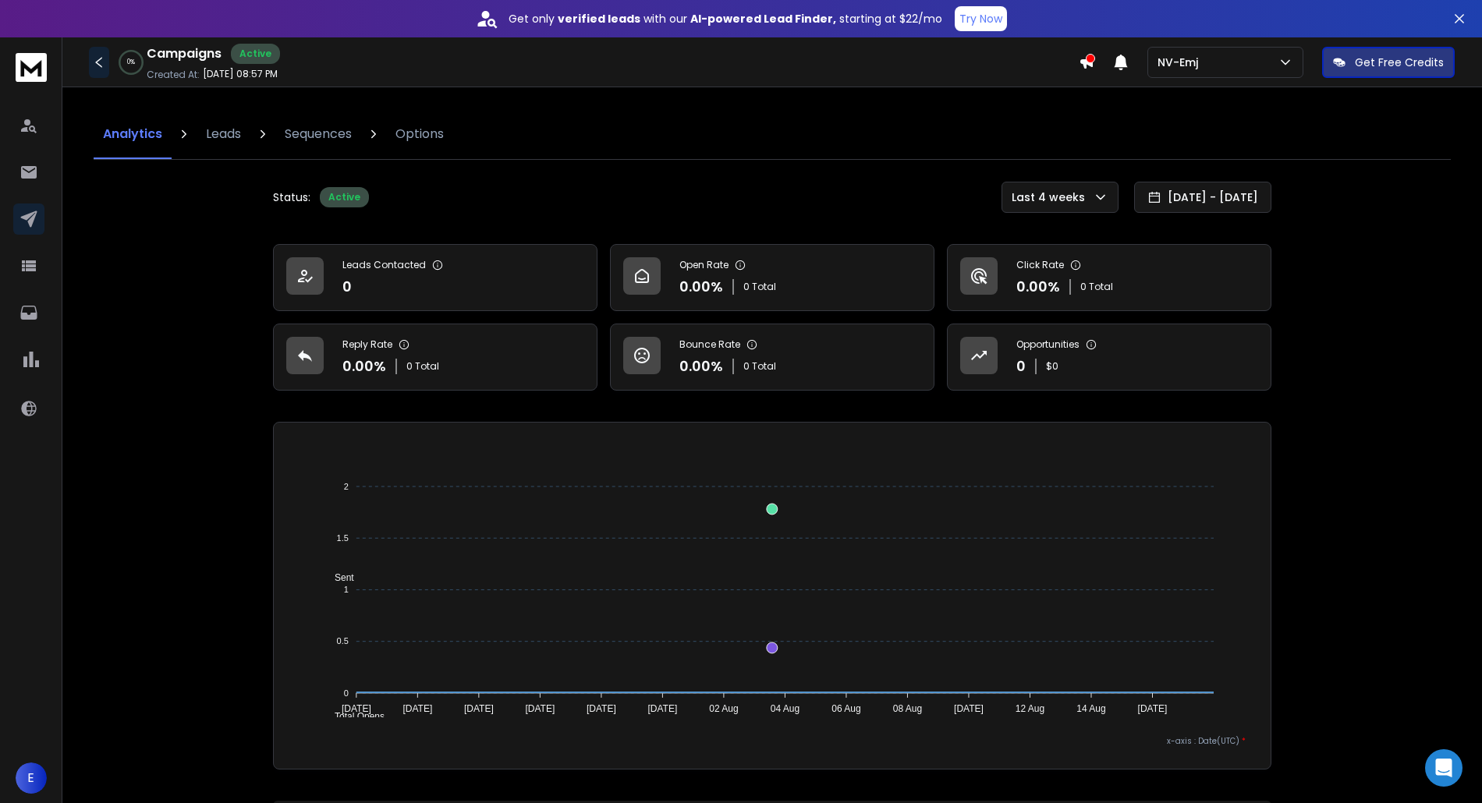
click at [97, 58] on icon at bounding box center [99, 62] width 14 height 14
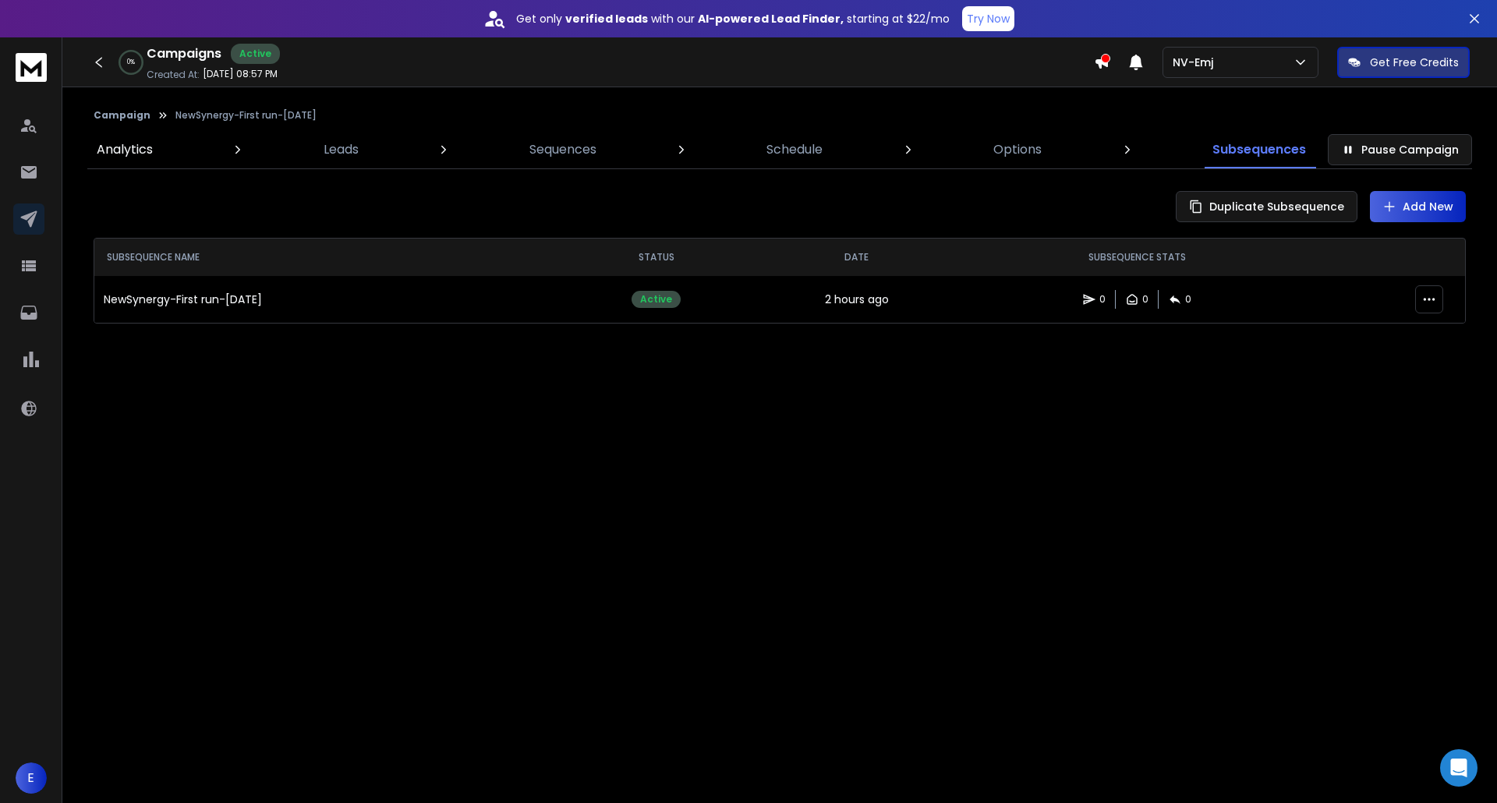
click at [123, 154] on p "Analytics" at bounding box center [125, 149] width 56 height 19
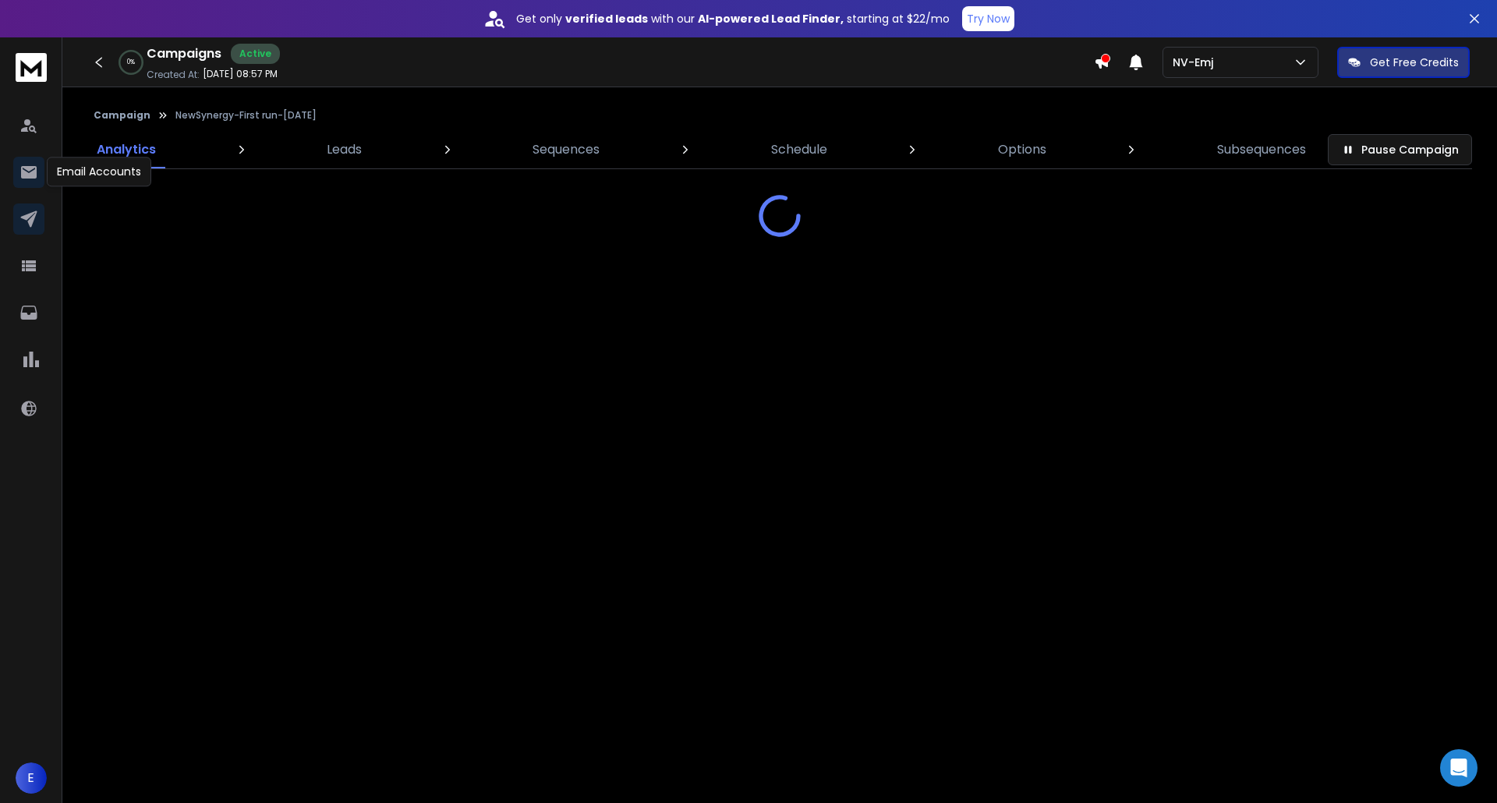
click at [32, 184] on link at bounding box center [28, 172] width 31 height 31
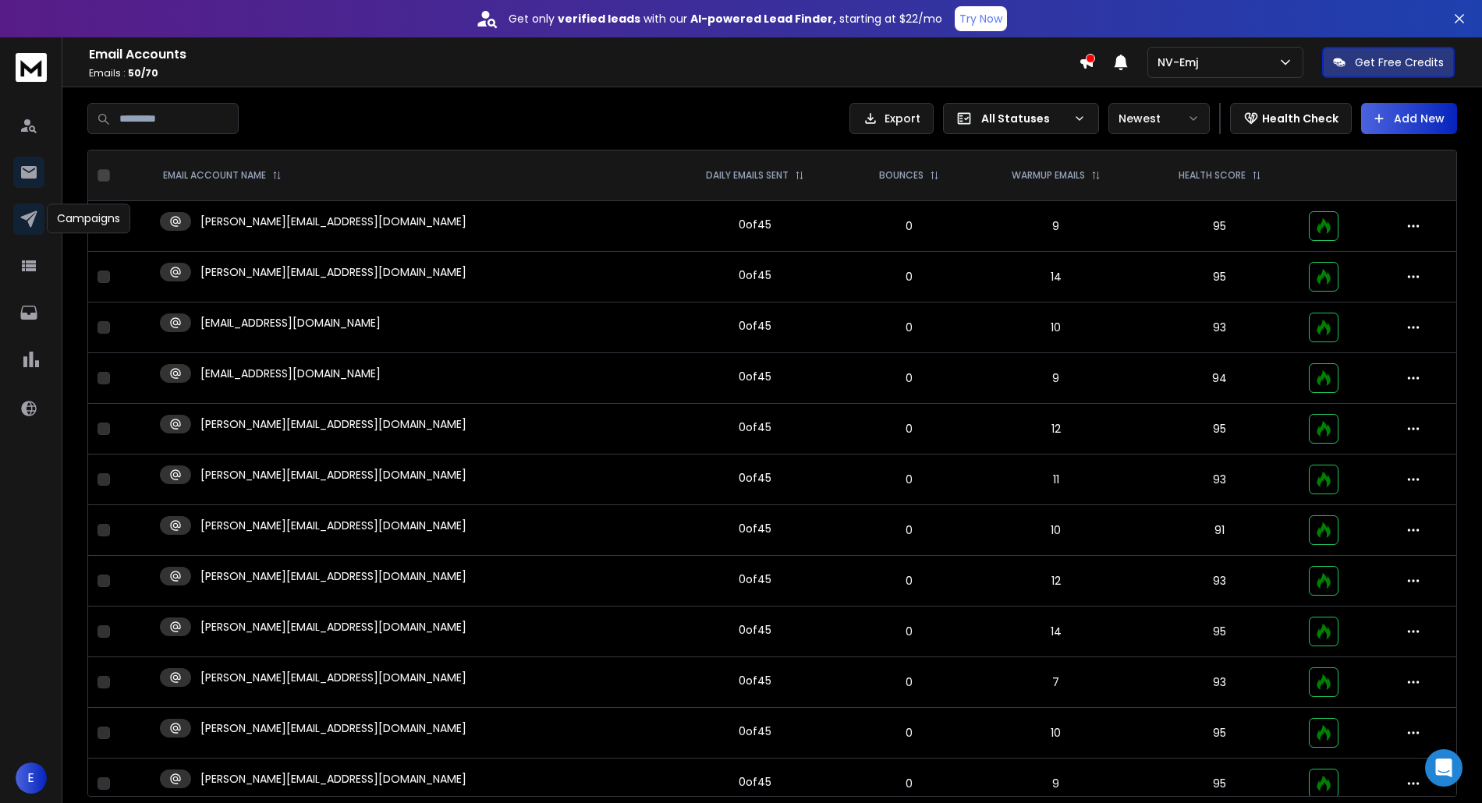
click at [31, 231] on link at bounding box center [28, 219] width 31 height 31
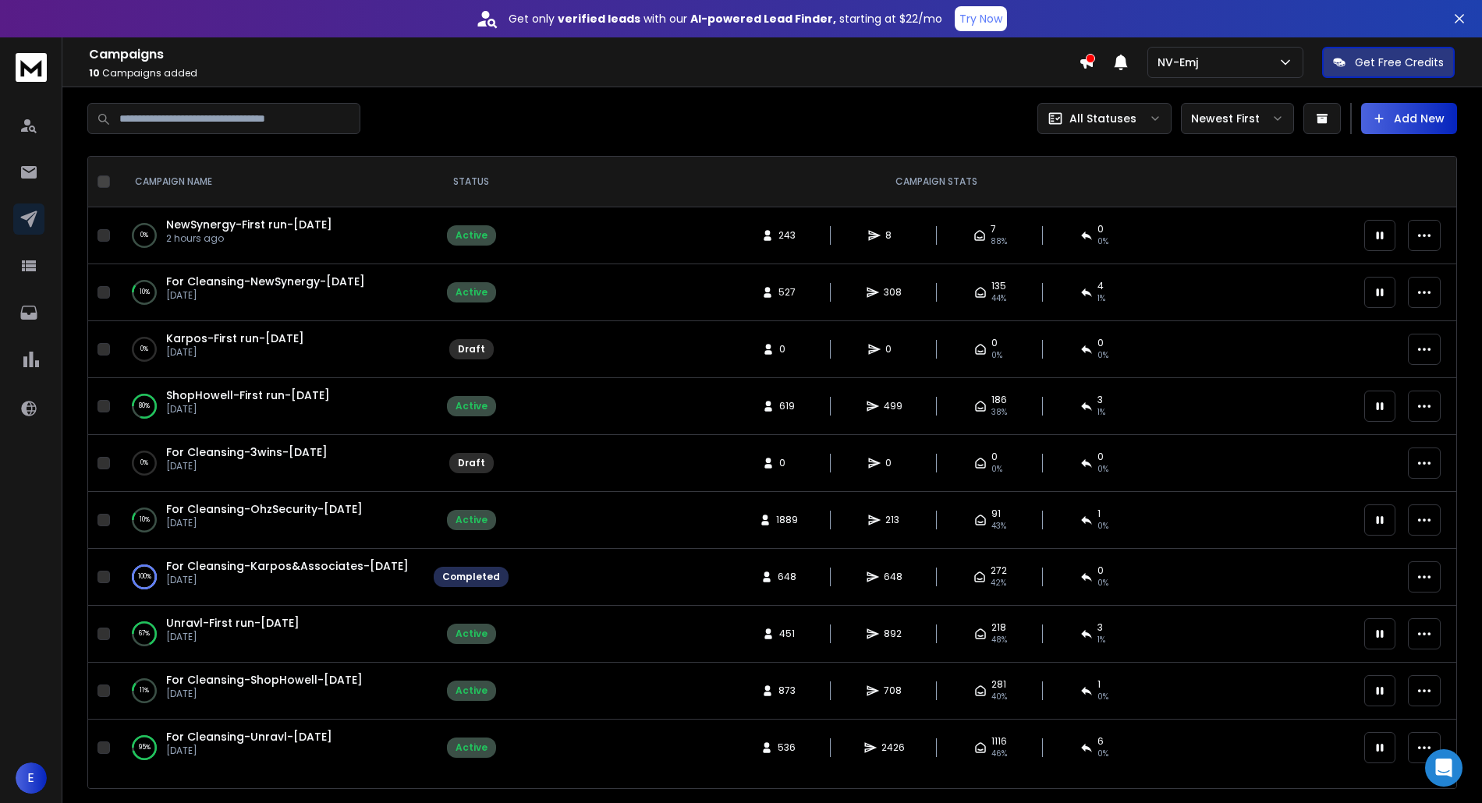
scroll to position [4, 0]
click at [371, 622] on div "67 % Unravl-First run-[DATE][DATE]" at bounding box center [270, 632] width 277 height 37
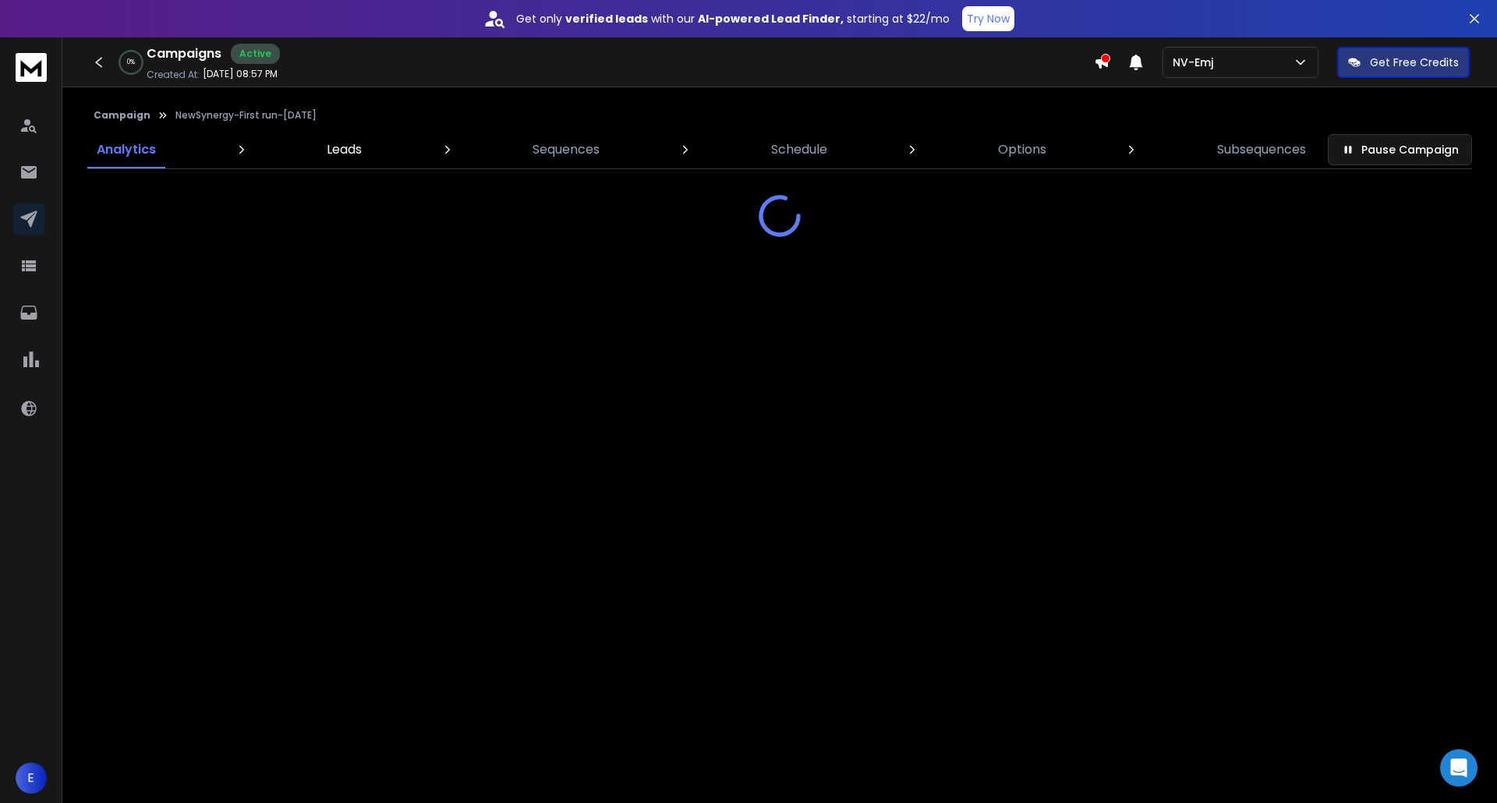
click at [356, 156] on p "Leads" at bounding box center [344, 149] width 35 height 19
click at [1262, 151] on p "Subsequences" at bounding box center [1261, 149] width 89 height 19
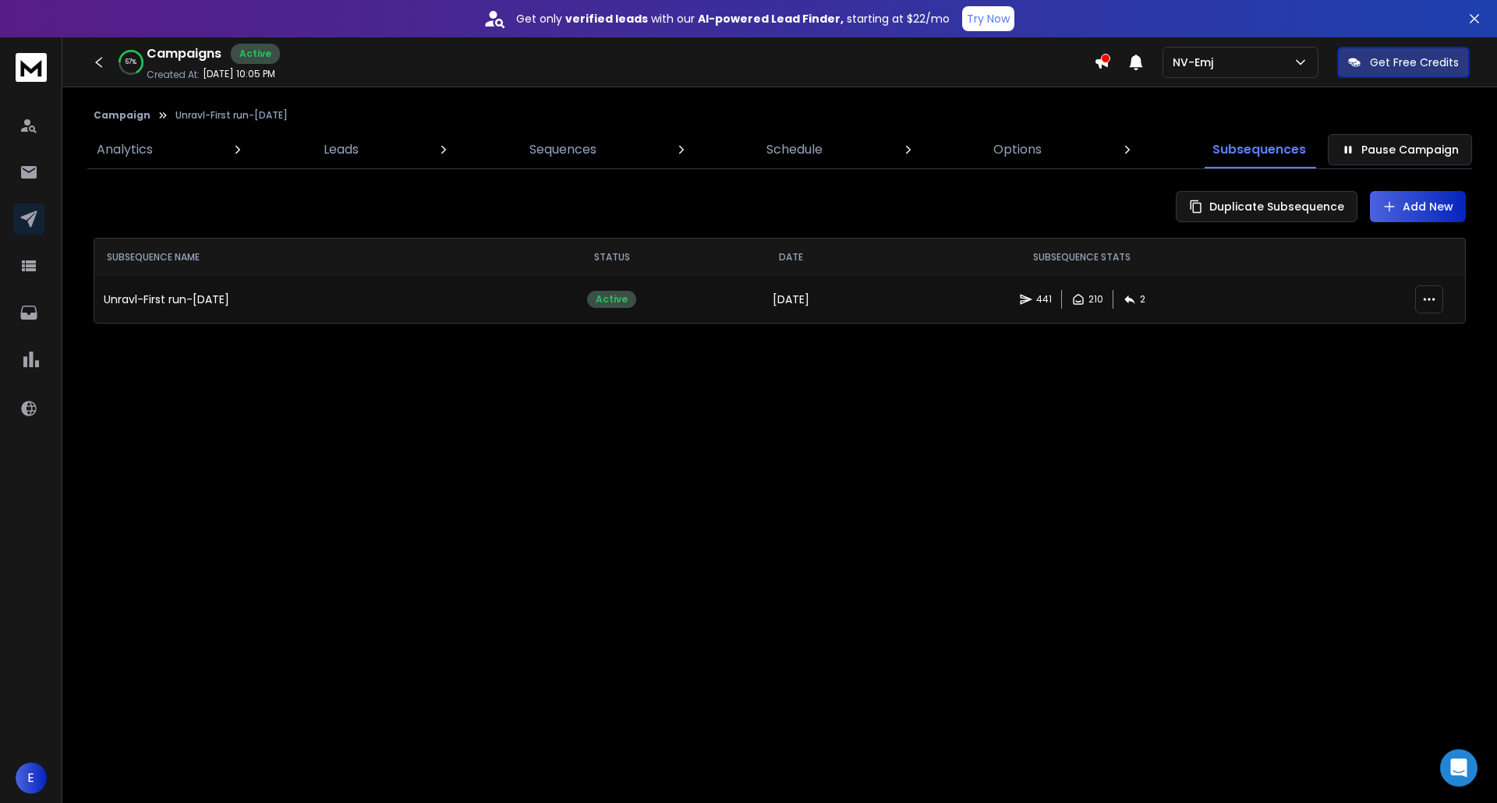
click at [1217, 290] on td "441 210 2" at bounding box center [1082, 299] width 421 height 47
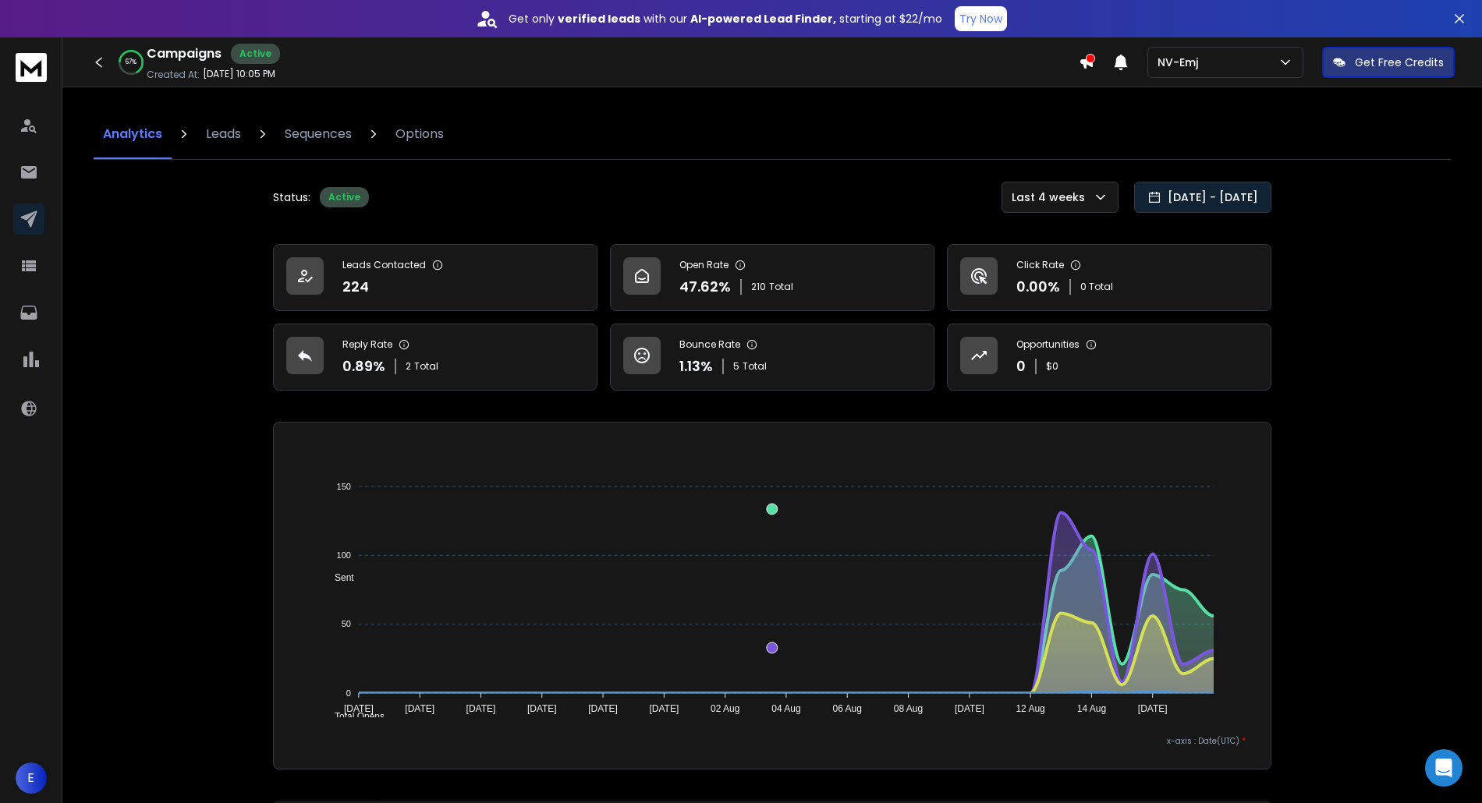
click at [1226, 203] on button "[DATE] - [DATE]" at bounding box center [1202, 197] width 137 height 31
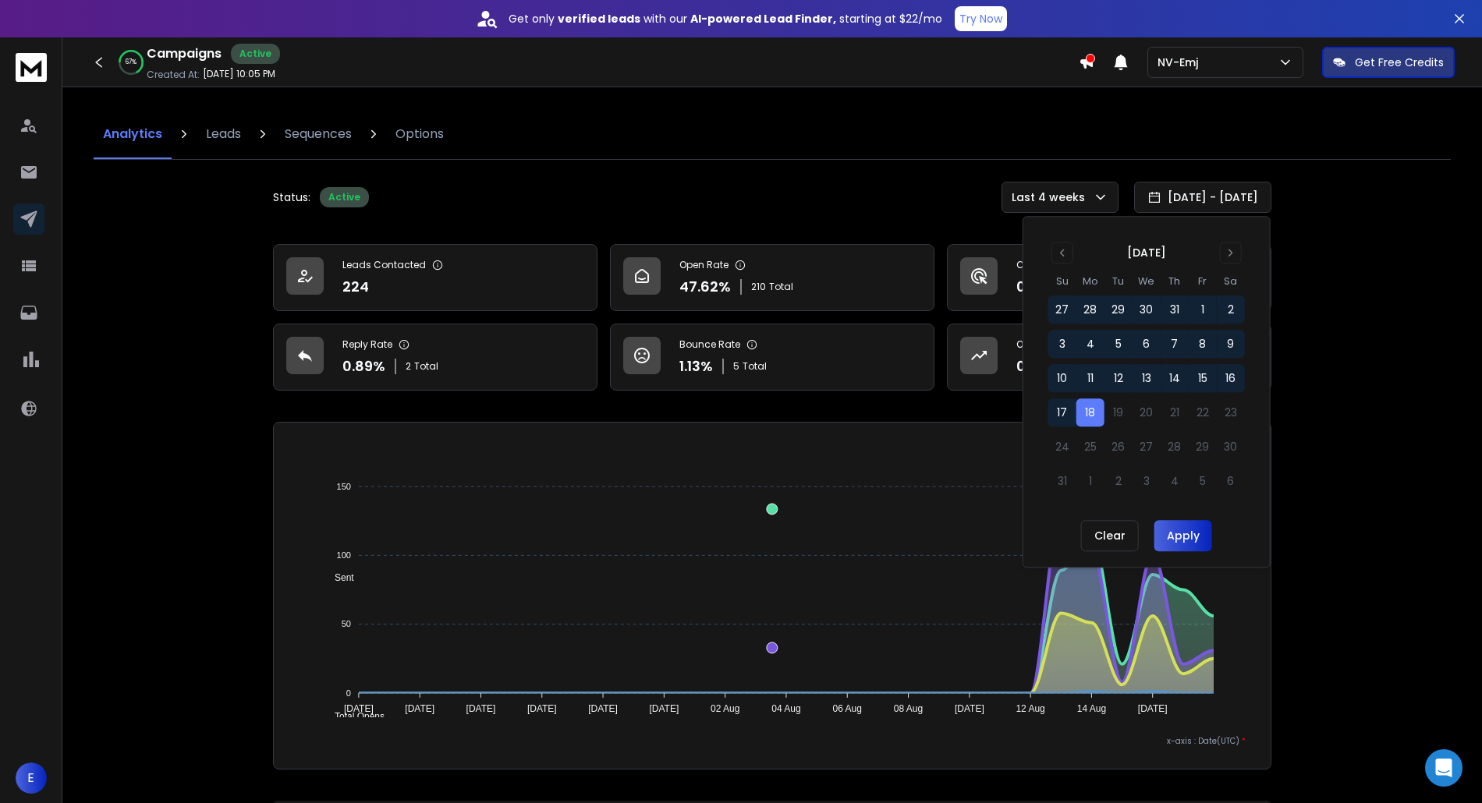
click at [1099, 409] on button "18" at bounding box center [1090, 413] width 28 height 28
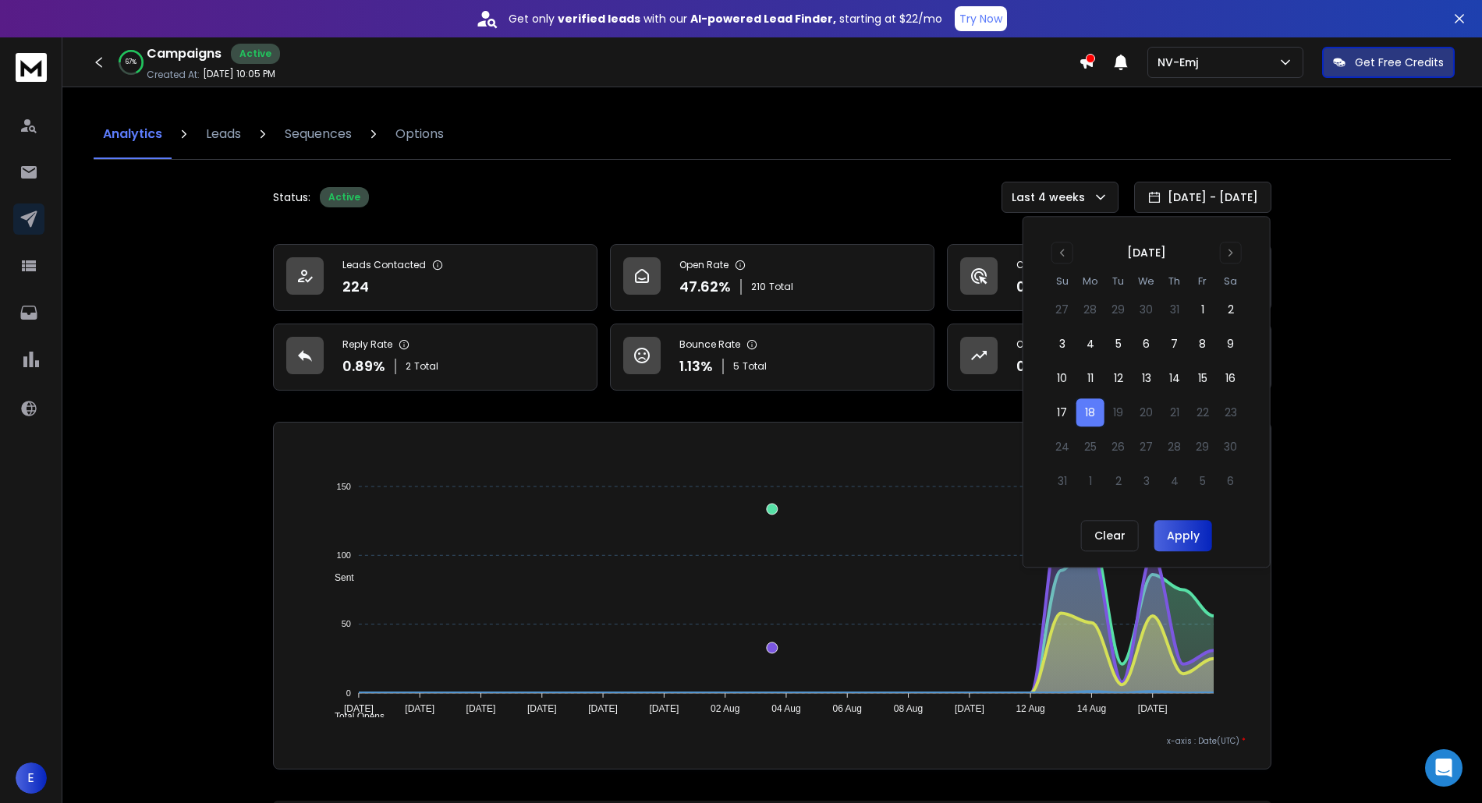
click at [1079, 412] on button "18" at bounding box center [1090, 413] width 28 height 28
click at [1177, 537] on button "Apply" at bounding box center [1183, 536] width 58 height 31
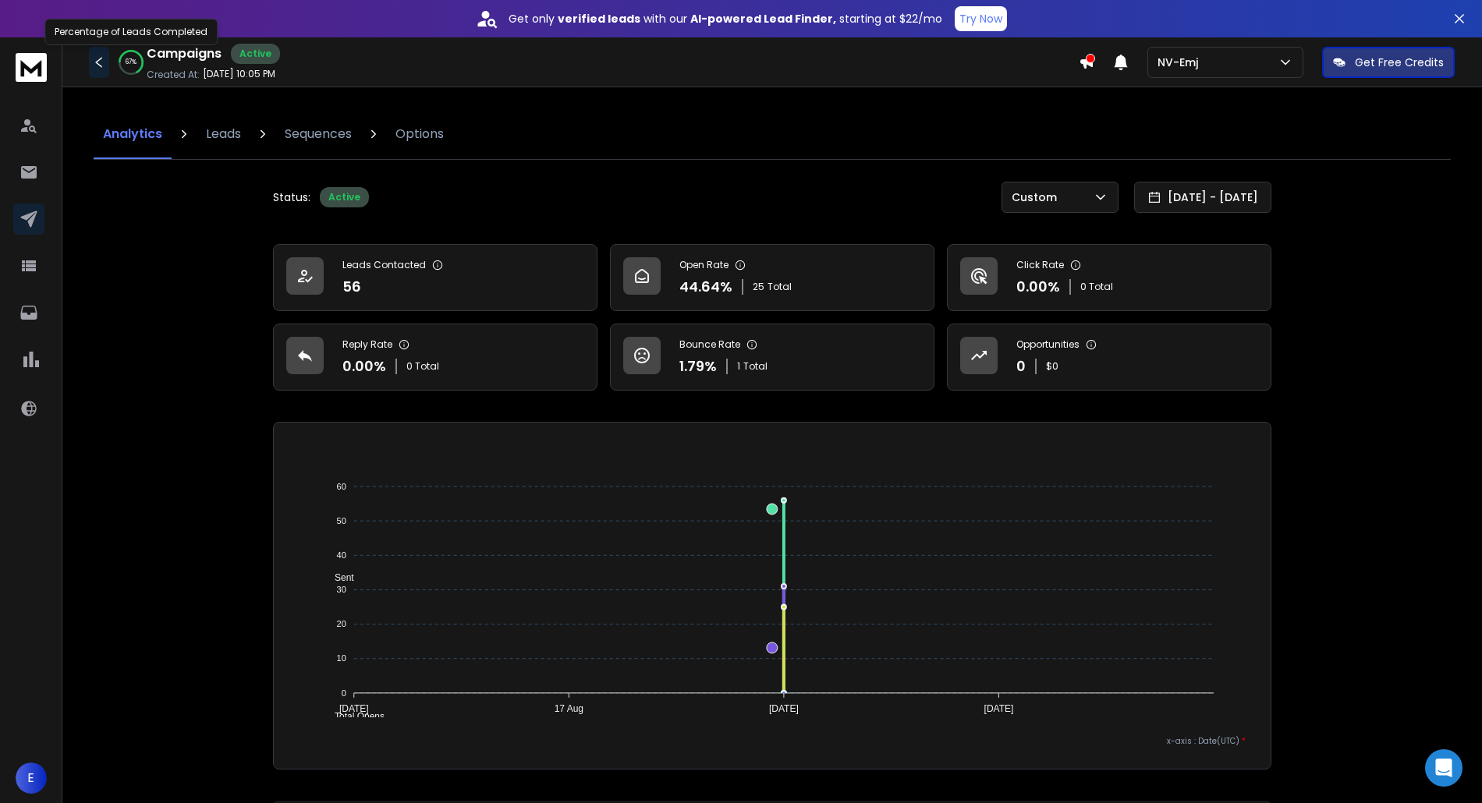
click at [92, 60] on icon at bounding box center [99, 62] width 14 height 14
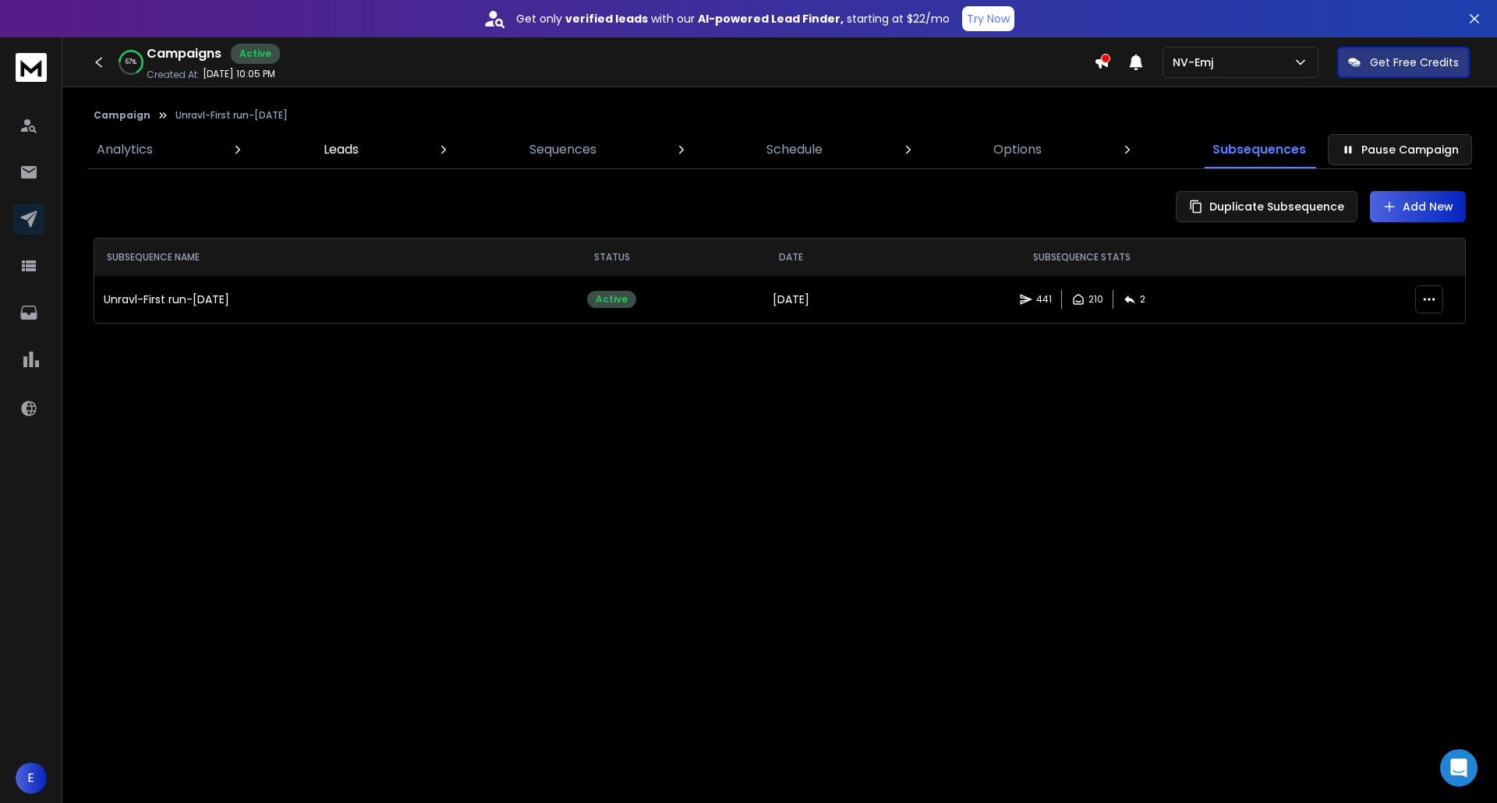
click at [356, 151] on p "Leads" at bounding box center [341, 149] width 35 height 19
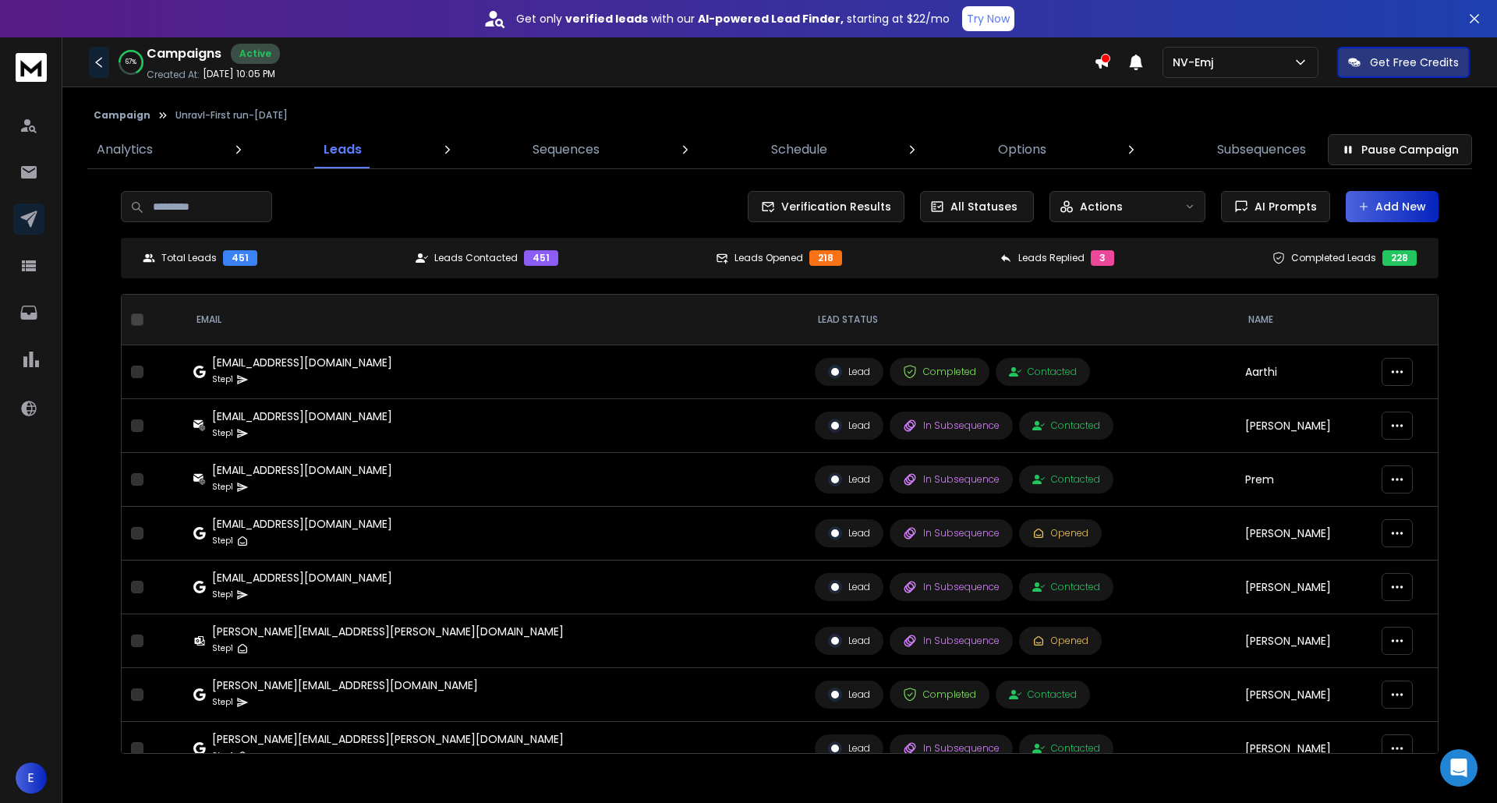
click at [103, 60] on icon at bounding box center [99, 62] width 14 height 14
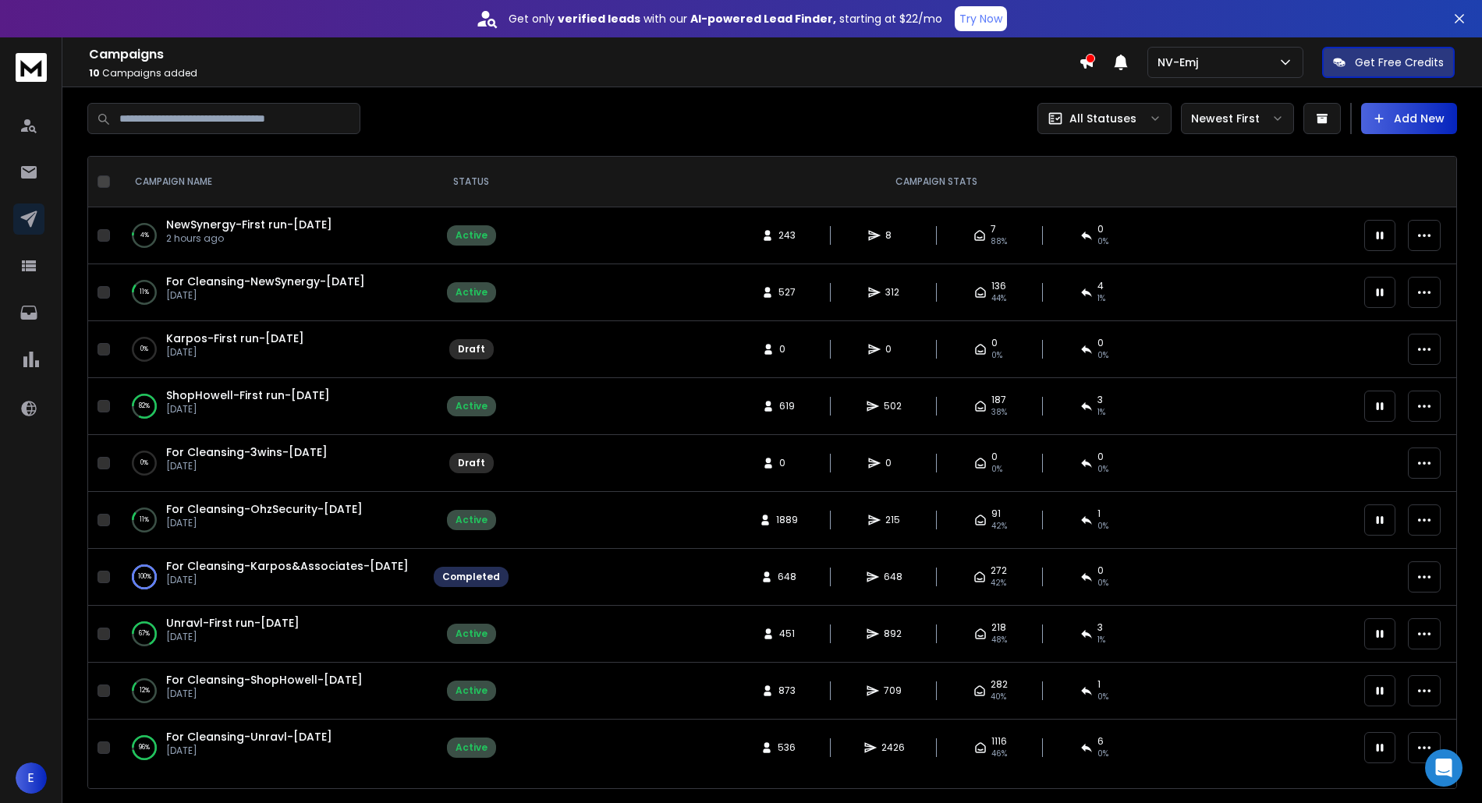
scroll to position [4, 0]
click at [1423, 635] on icon "button" at bounding box center [1424, 633] width 16 height 16
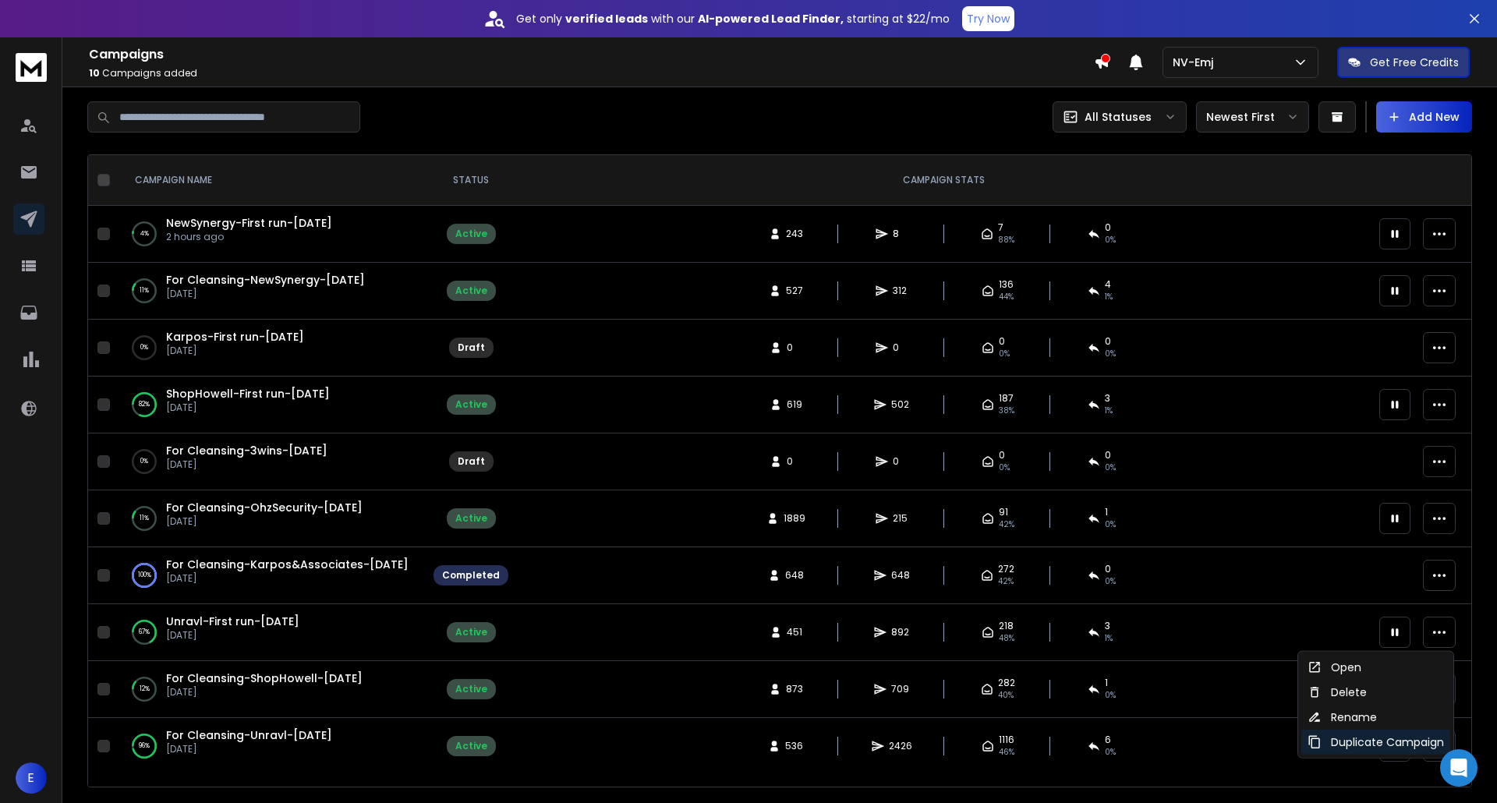
click at [1401, 739] on div "Duplicate Campaign" at bounding box center [1376, 743] width 136 height 16
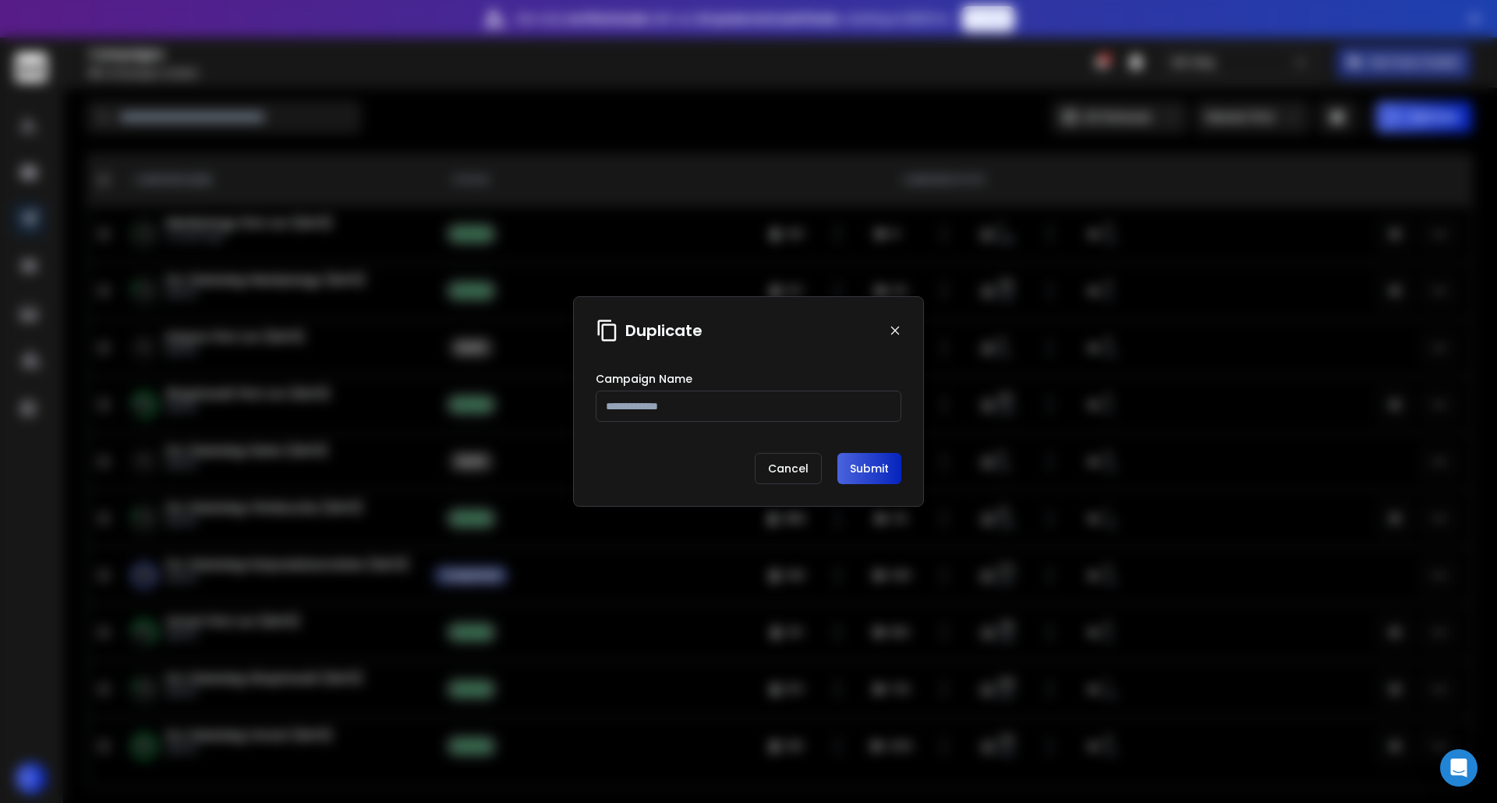
click at [786, 381] on div "Campaign Name" at bounding box center [749, 379] width 306 height 11
click at [774, 400] on input "text" at bounding box center [749, 406] width 306 height 31
drag, startPoint x: 641, startPoint y: 409, endPoint x: 654, endPoint y: 413, distance: 13.1
click at [641, 409] on input "**********" at bounding box center [749, 406] width 306 height 31
drag, startPoint x: 831, startPoint y: 409, endPoint x: 839, endPoint y: 416, distance: 11.0
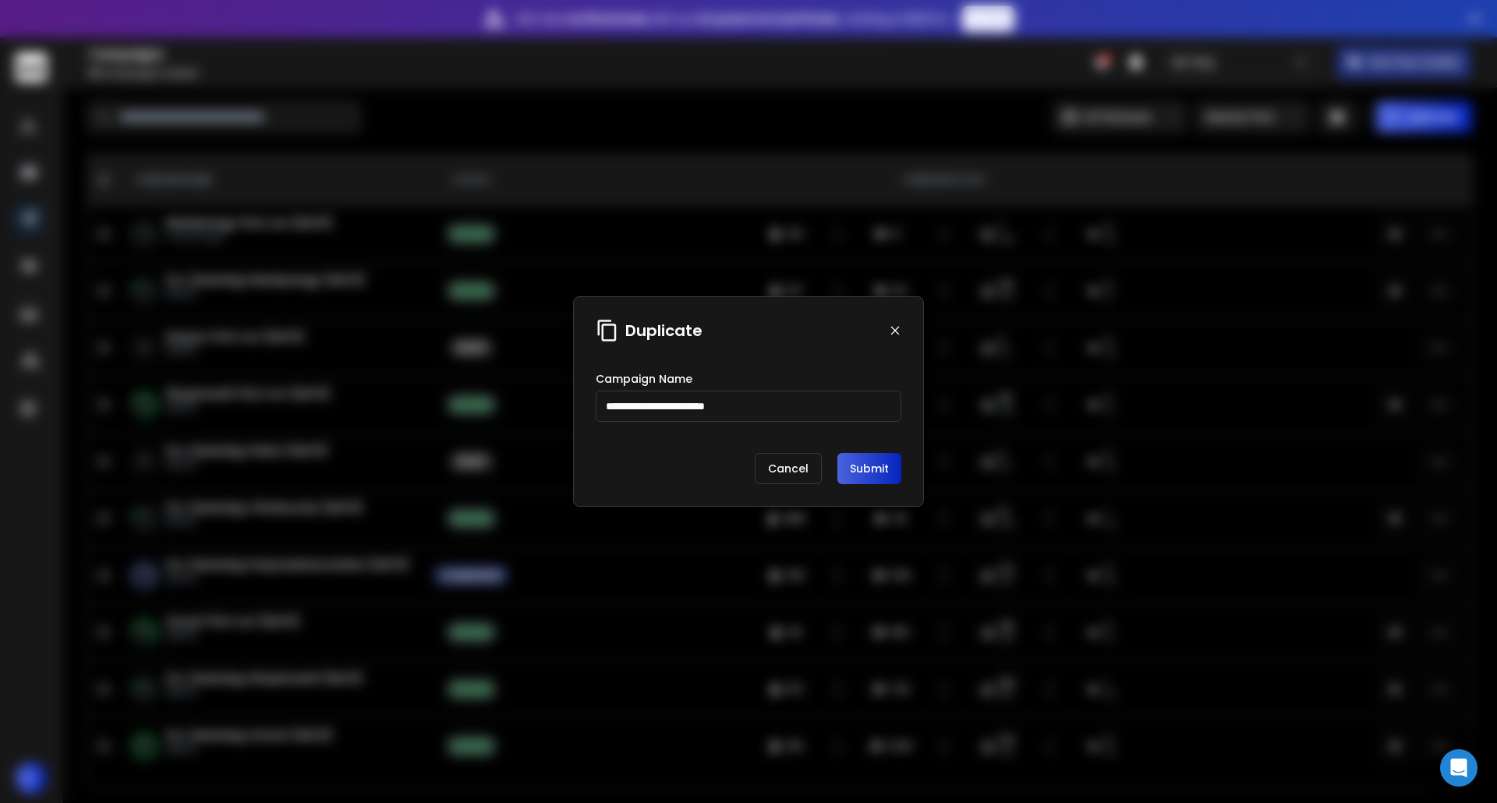
click at [831, 409] on input "**********" at bounding box center [749, 406] width 306 height 31
type input "**********"
click at [641, 462] on div "Cancel Submit" at bounding box center [749, 468] width 306 height 31
click at [859, 459] on button "Submit" at bounding box center [870, 468] width 64 height 31
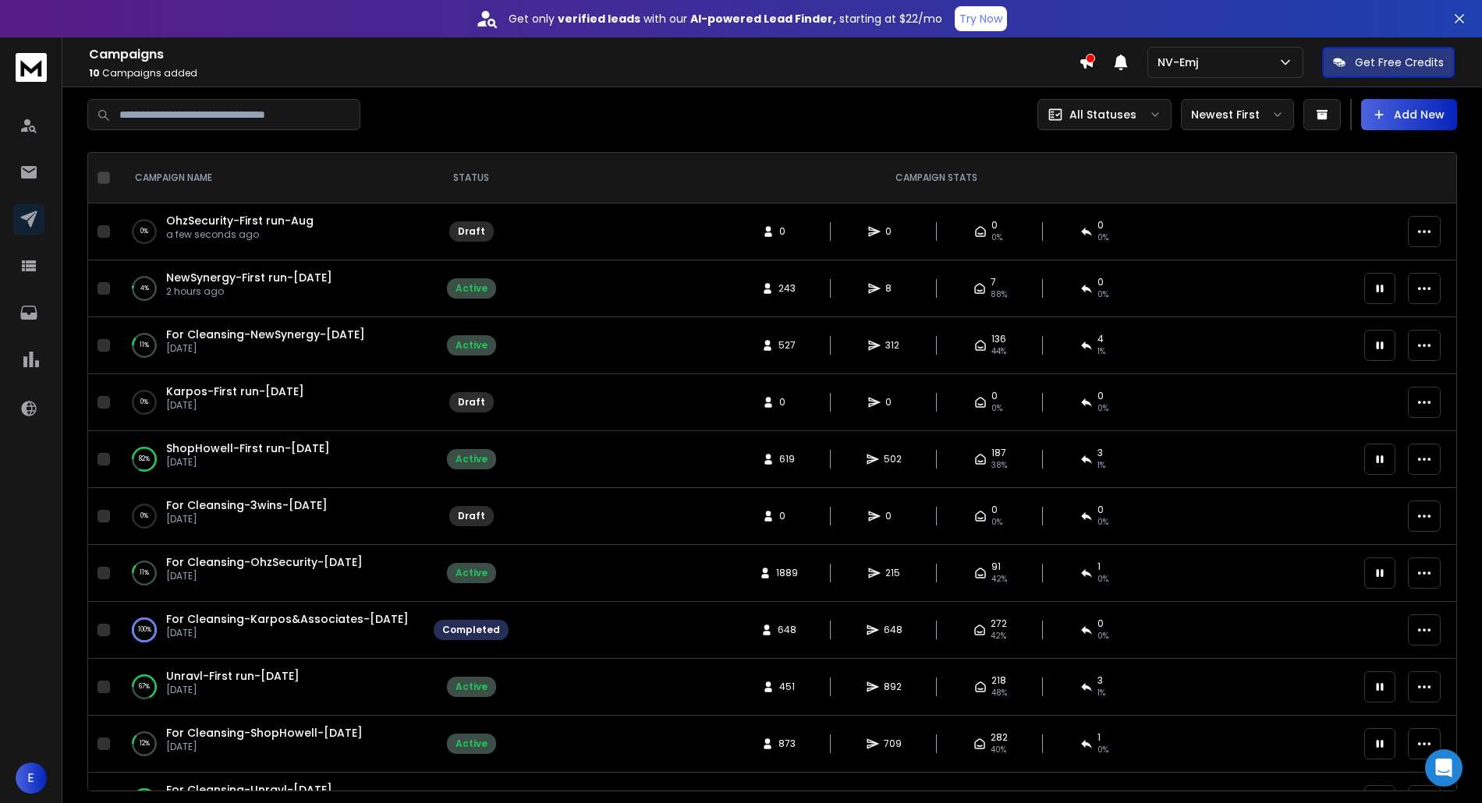
drag, startPoint x: 1399, startPoint y: 225, endPoint x: 1401, endPoint y: 234, distance: 9.6
click at [1416, 225] on icon "button" at bounding box center [1424, 232] width 16 height 16
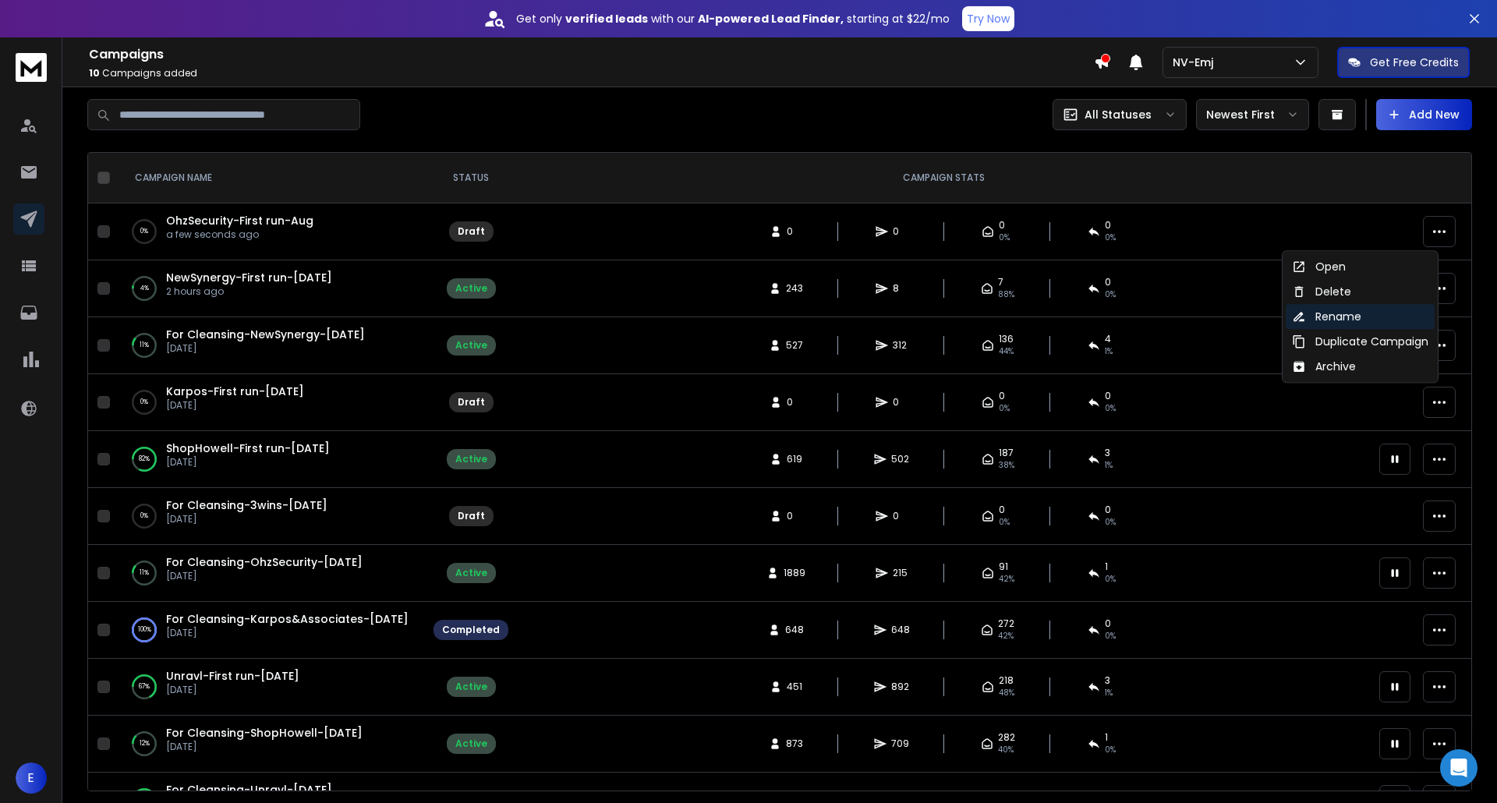
click at [1362, 313] on div "Rename" at bounding box center [1360, 316] width 149 height 25
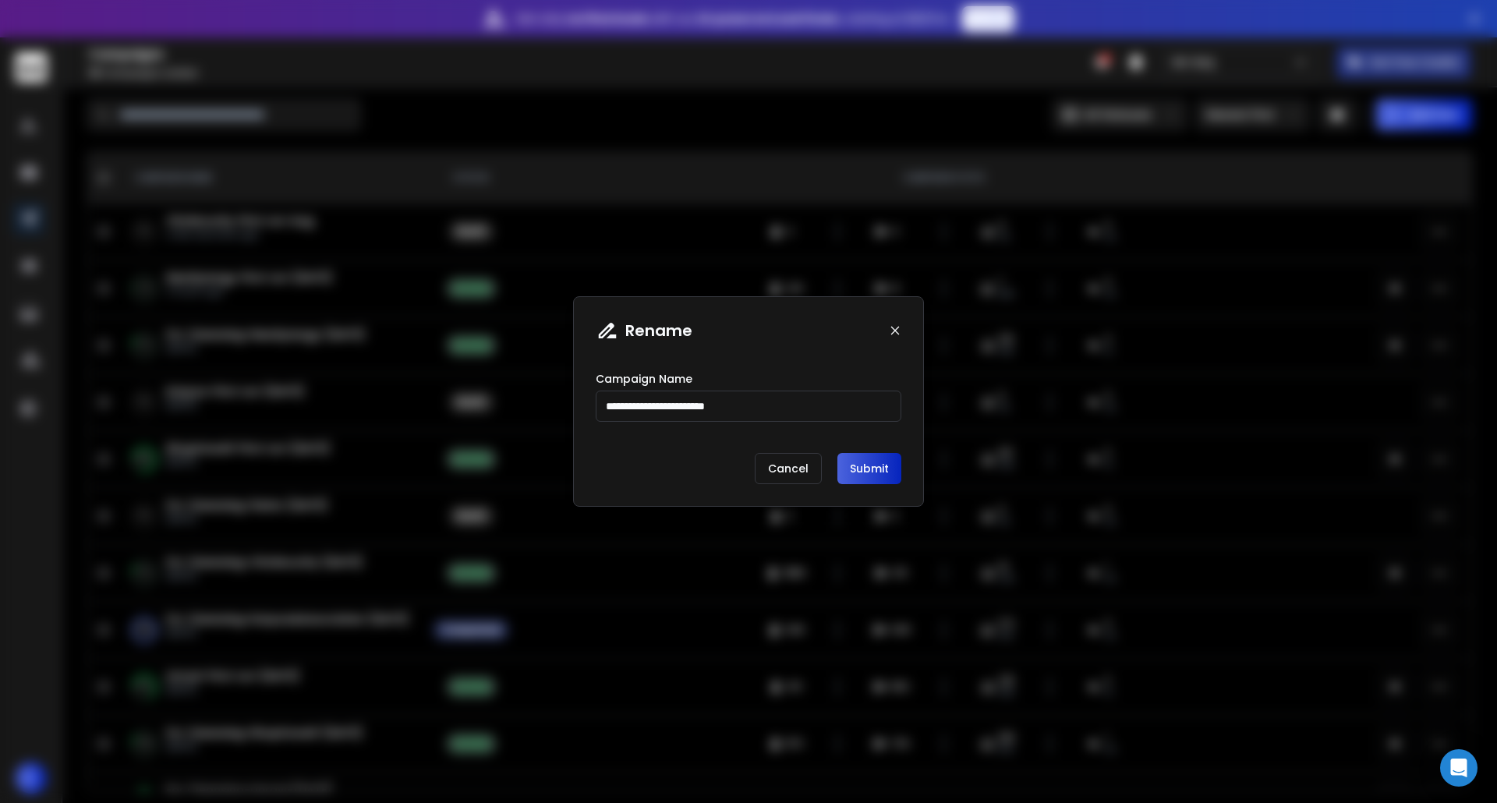
click at [781, 422] on form "**********" at bounding box center [749, 429] width 306 height 111
click at [812, 401] on input "**********" at bounding box center [749, 406] width 306 height 31
type input "**********"
click at [880, 466] on button "Submit" at bounding box center [870, 468] width 64 height 31
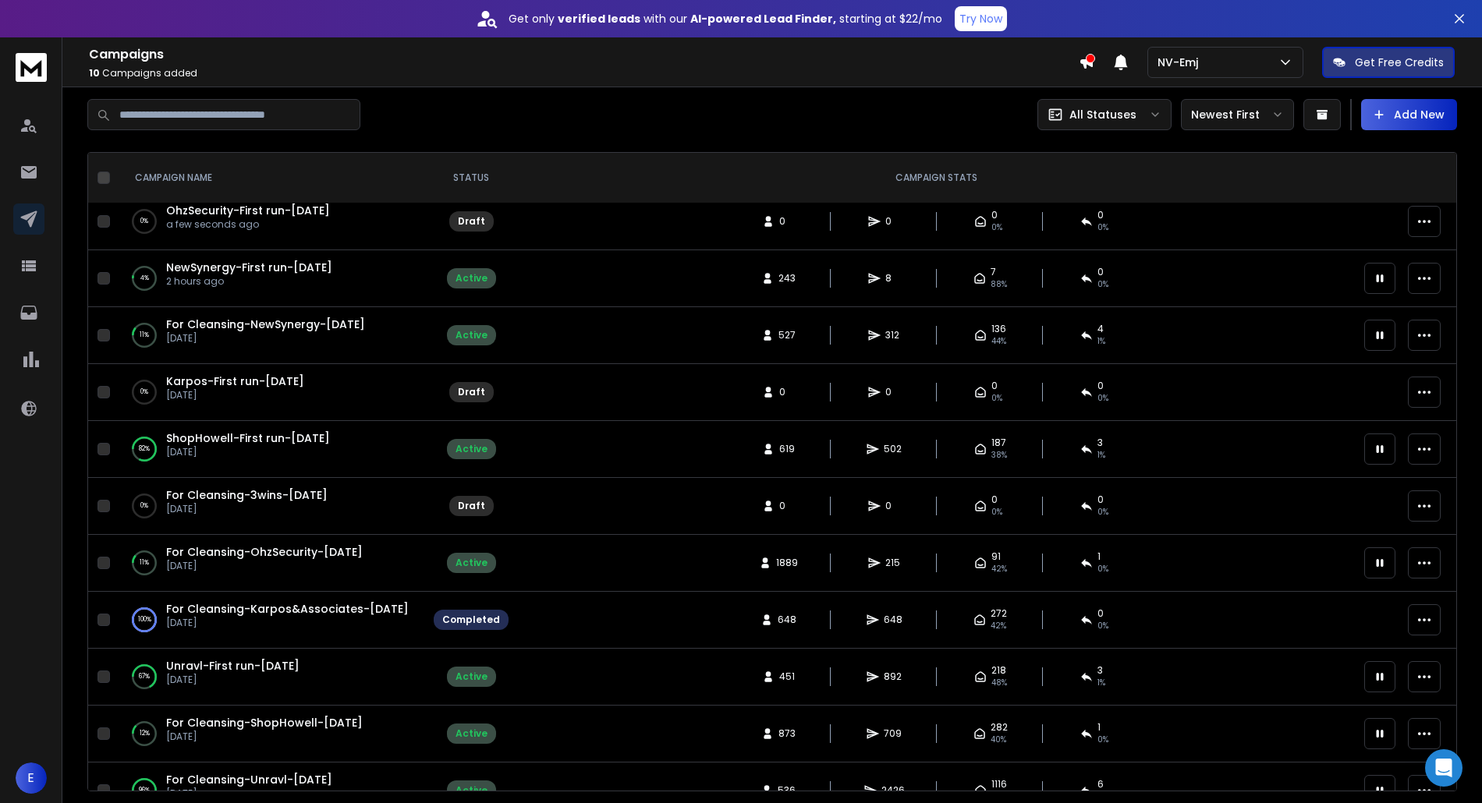
scroll to position [0, 0]
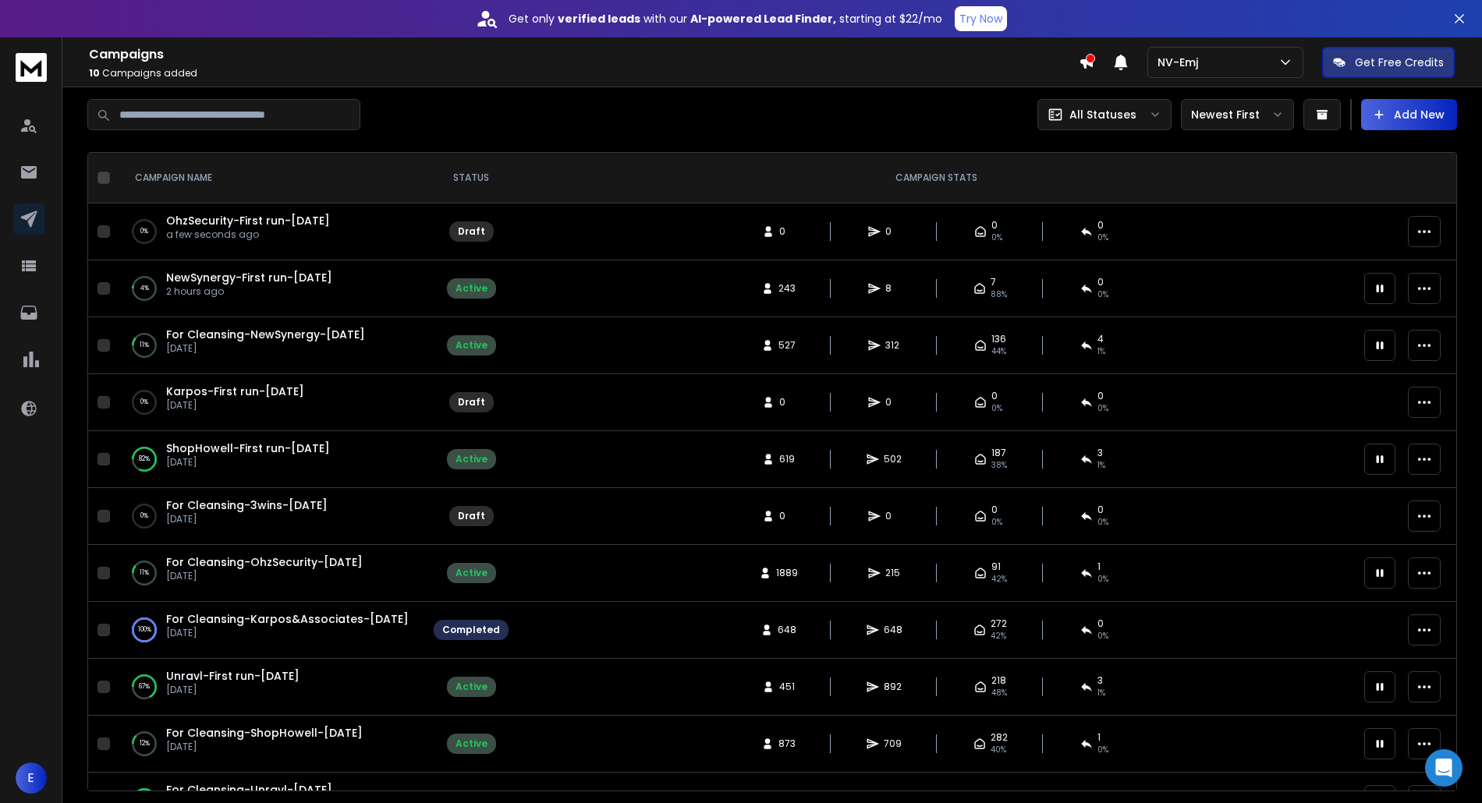
click at [556, 229] on div "0 0 0 0% 0 0%" at bounding box center [936, 231] width 818 height 25
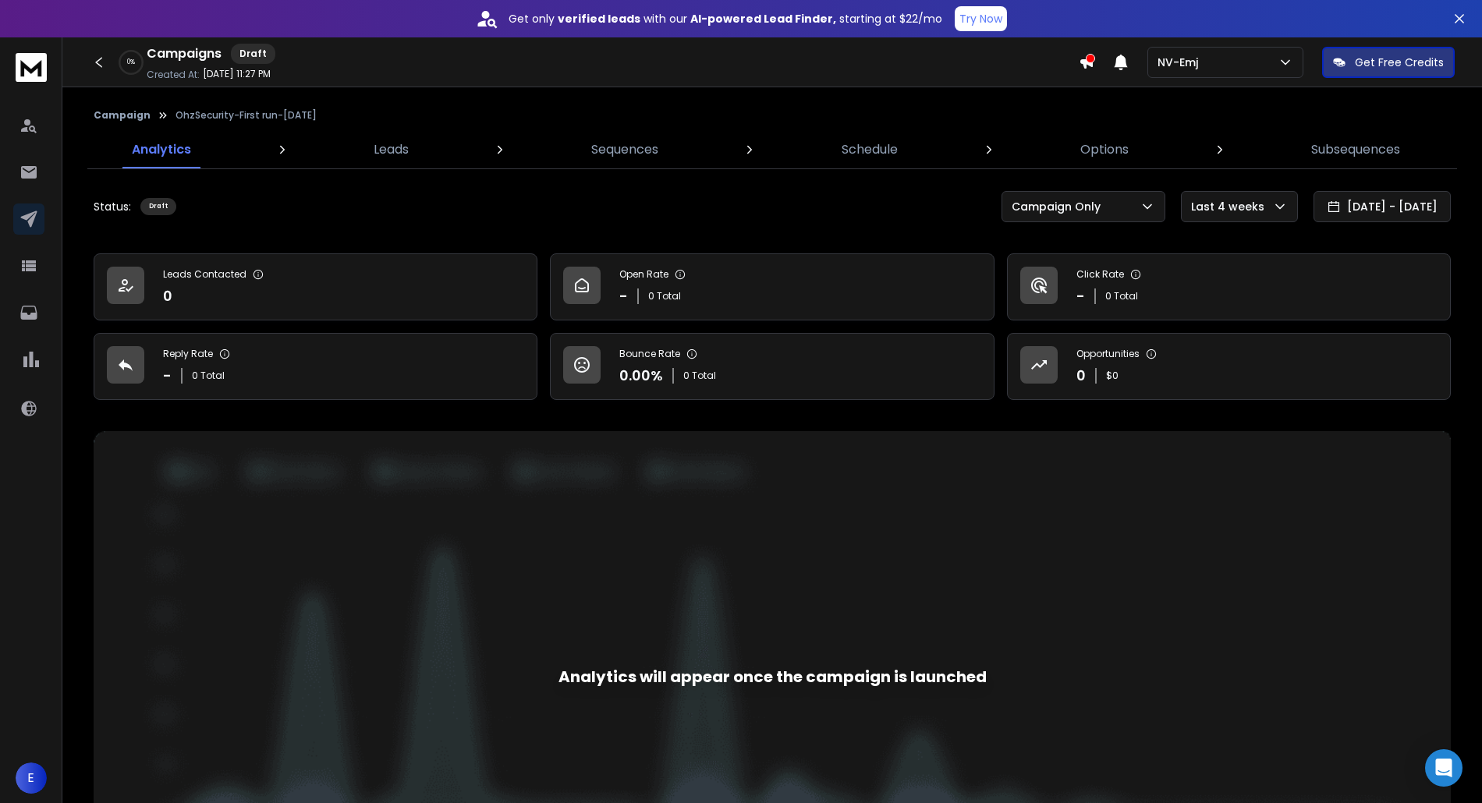
click at [331, 151] on div "Analytics Leads Sequences Schedule Options Subsequences" at bounding box center [765, 149] width 1357 height 37
click at [427, 144] on div "Analytics Leads Sequences Schedule Options Subsequences" at bounding box center [765, 149] width 1357 height 37
click at [403, 148] on p "Leads" at bounding box center [391, 149] width 35 height 19
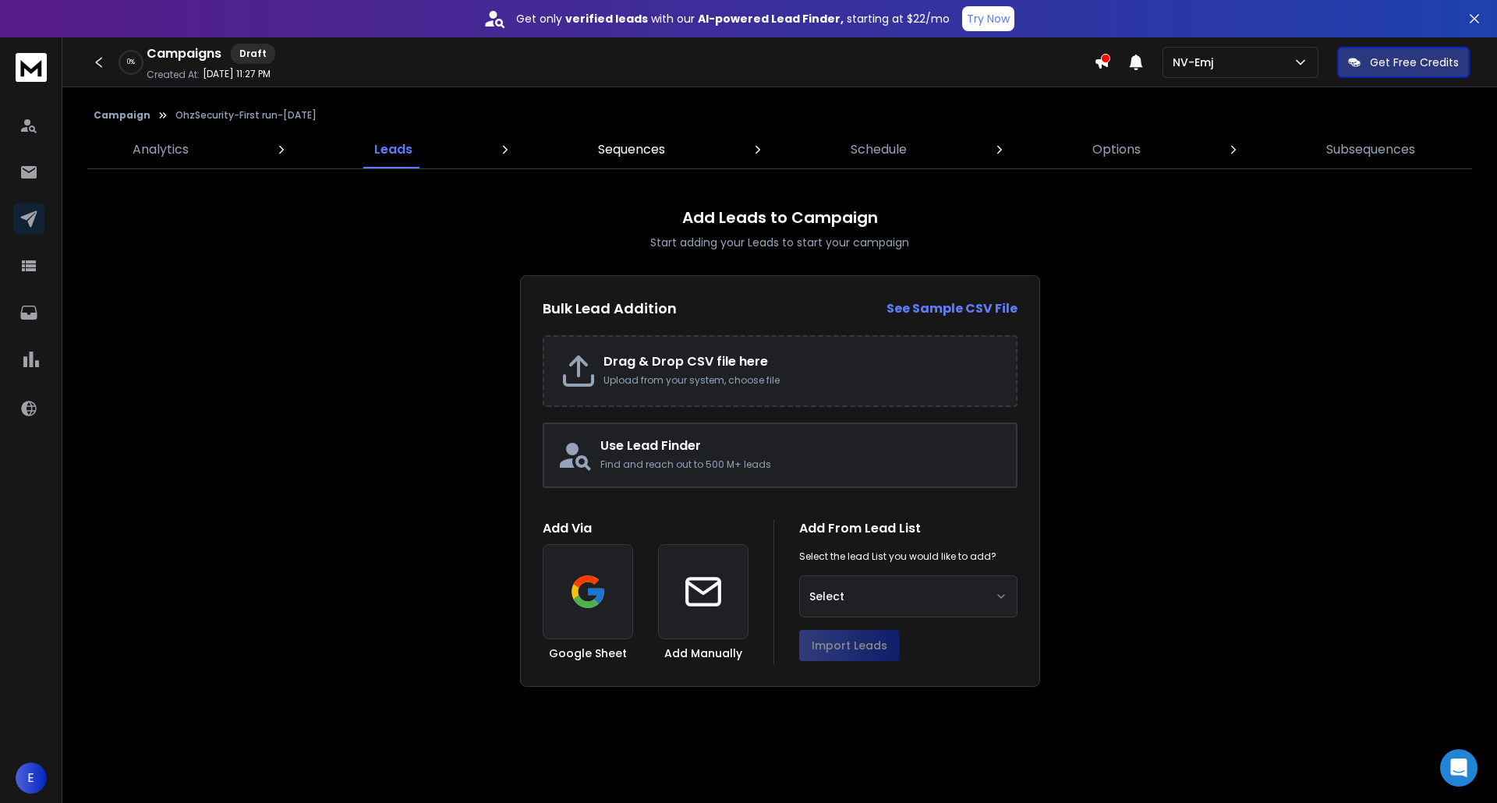
click at [632, 150] on p "Sequences" at bounding box center [631, 149] width 67 height 19
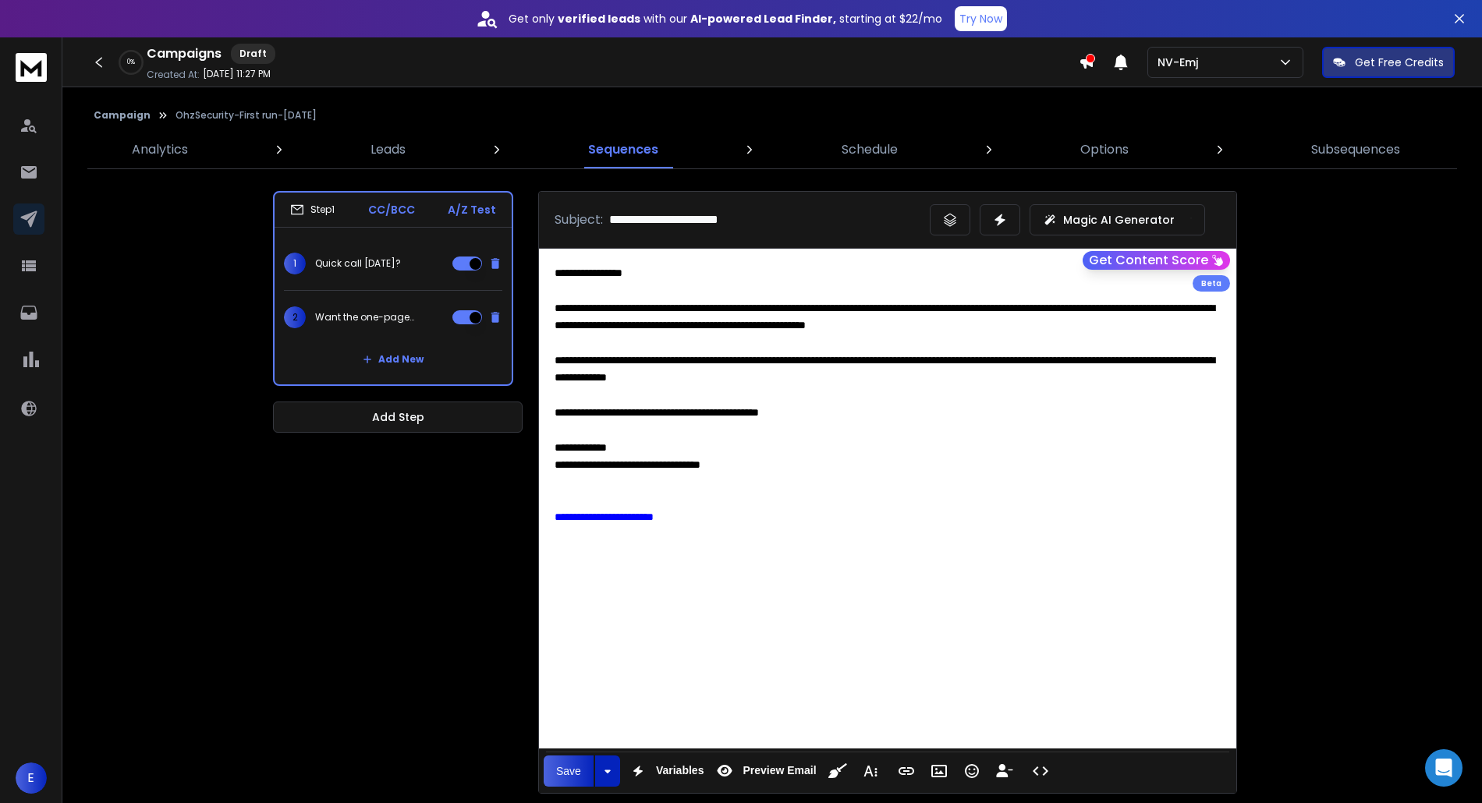
click at [790, 217] on input "**********" at bounding box center [761, 220] width 305 height 19
click at [834, 418] on div "**********" at bounding box center [888, 412] width 666 height 17
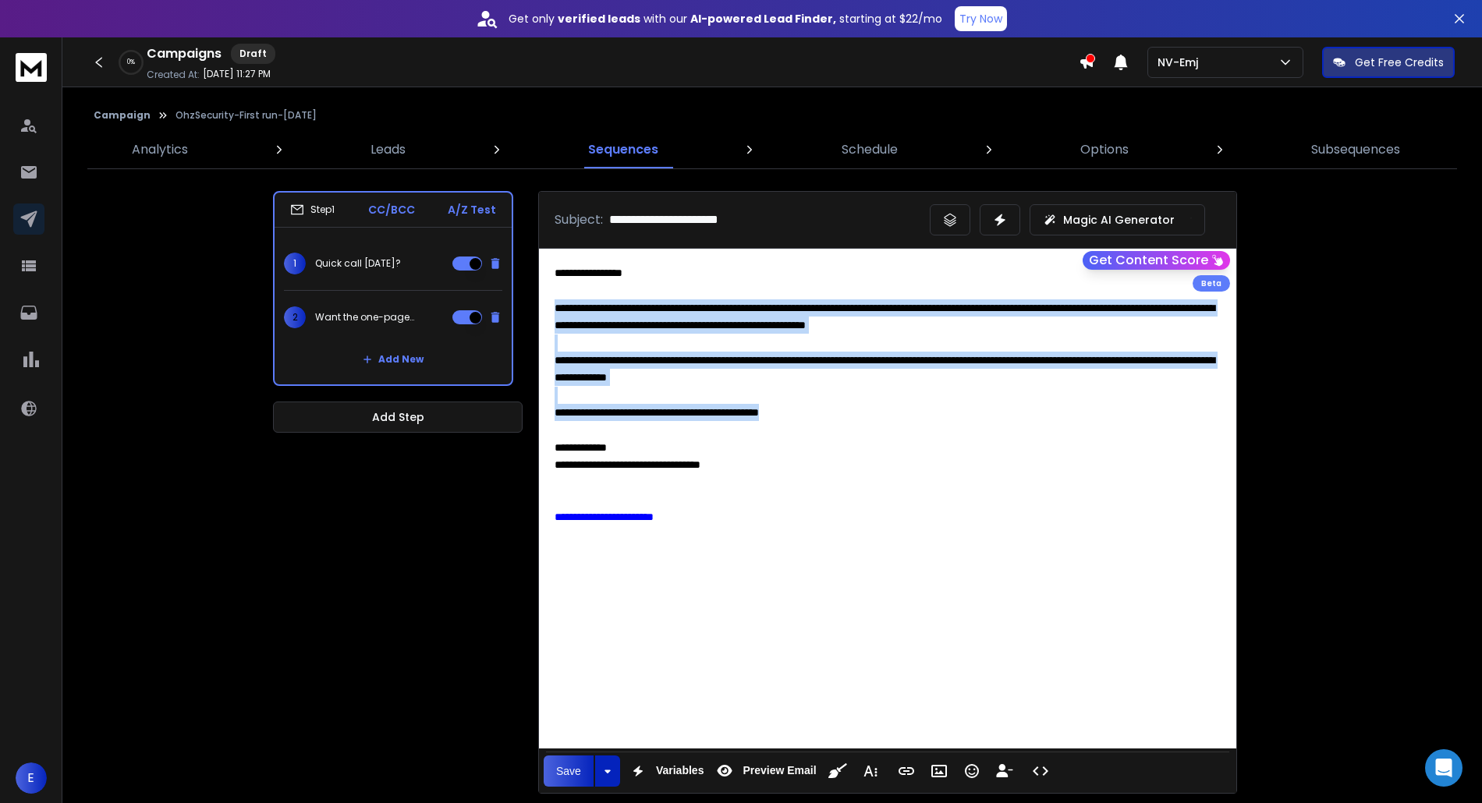
drag, startPoint x: 834, startPoint y: 415, endPoint x: 547, endPoint y: 301, distance: 309.5
click at [547, 301] on div "**********" at bounding box center [887, 499] width 697 height 500
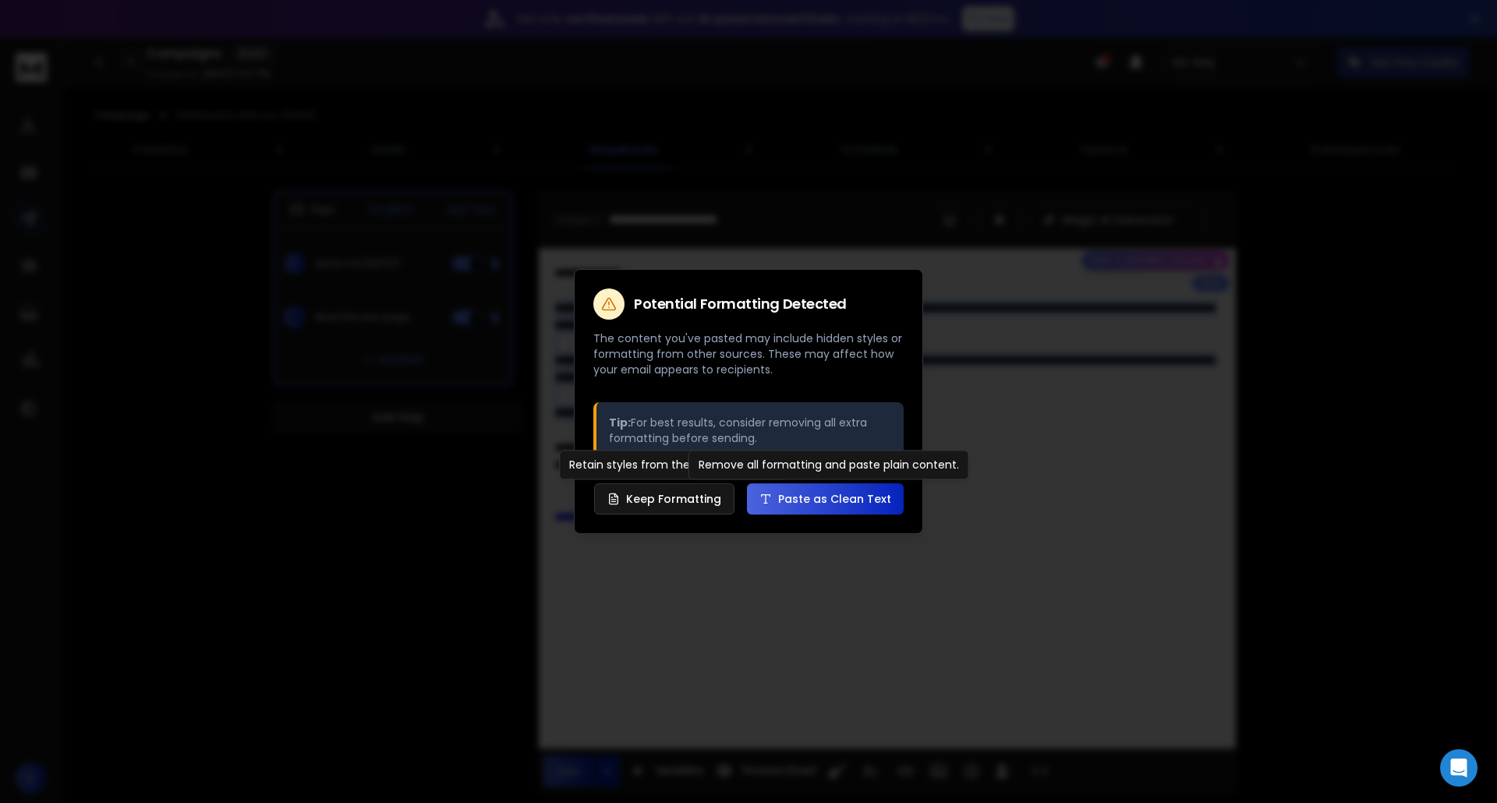
click at [831, 498] on button "Paste as Clean Text" at bounding box center [825, 499] width 157 height 31
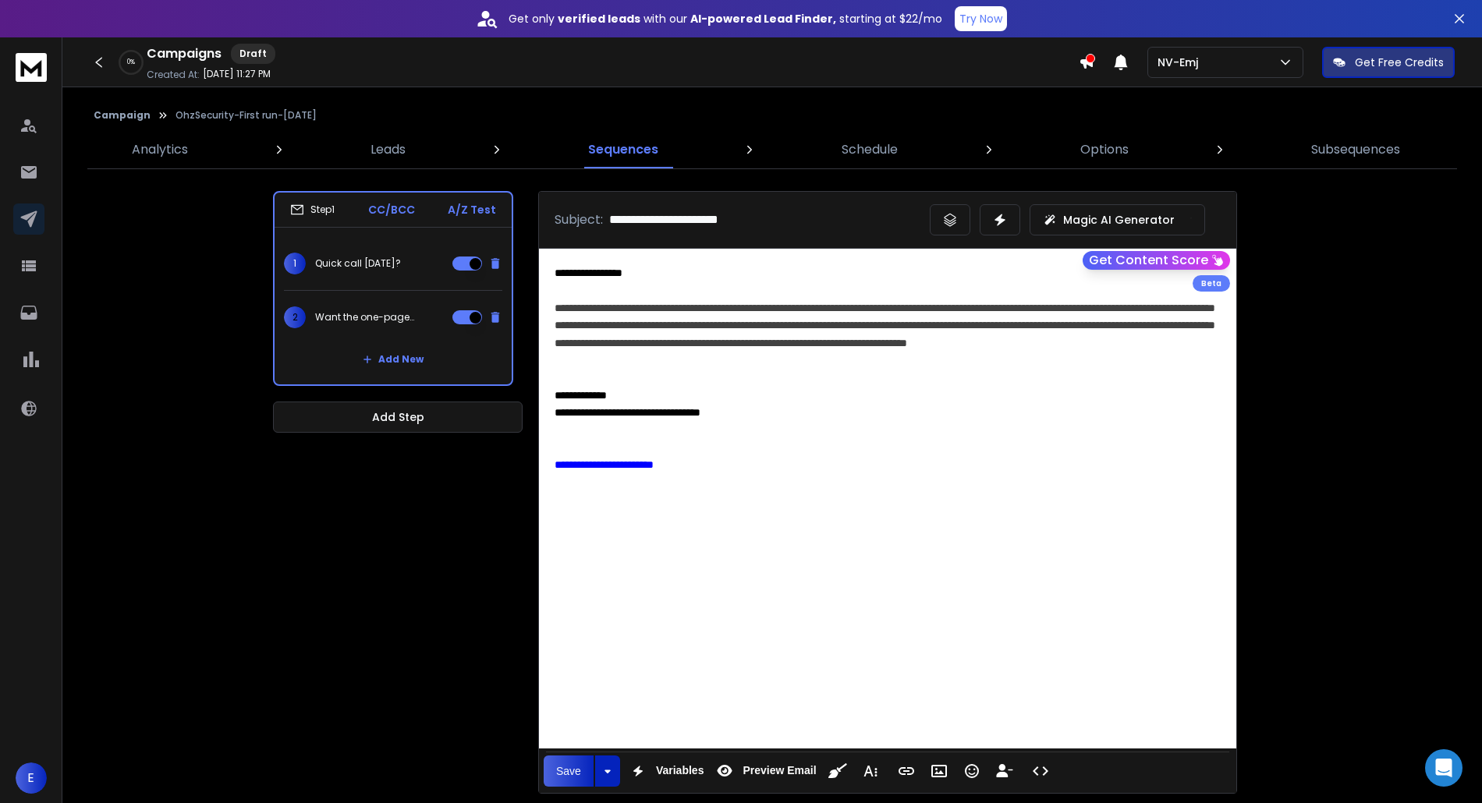
click at [650, 326] on div "**********" at bounding box center [887, 334] width 665 height 70
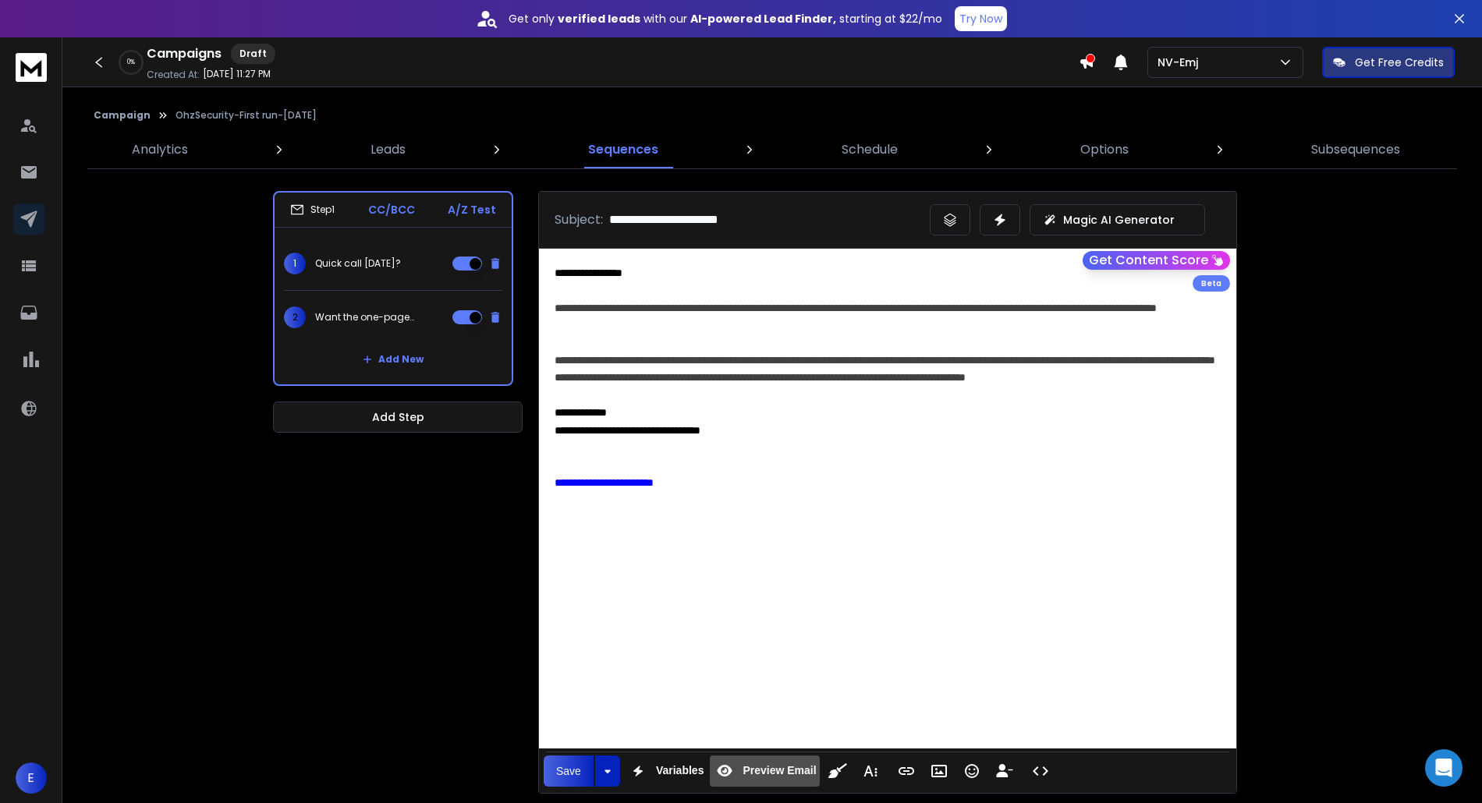
click at [775, 781] on div "Preview Email" at bounding box center [764, 771] width 109 height 26
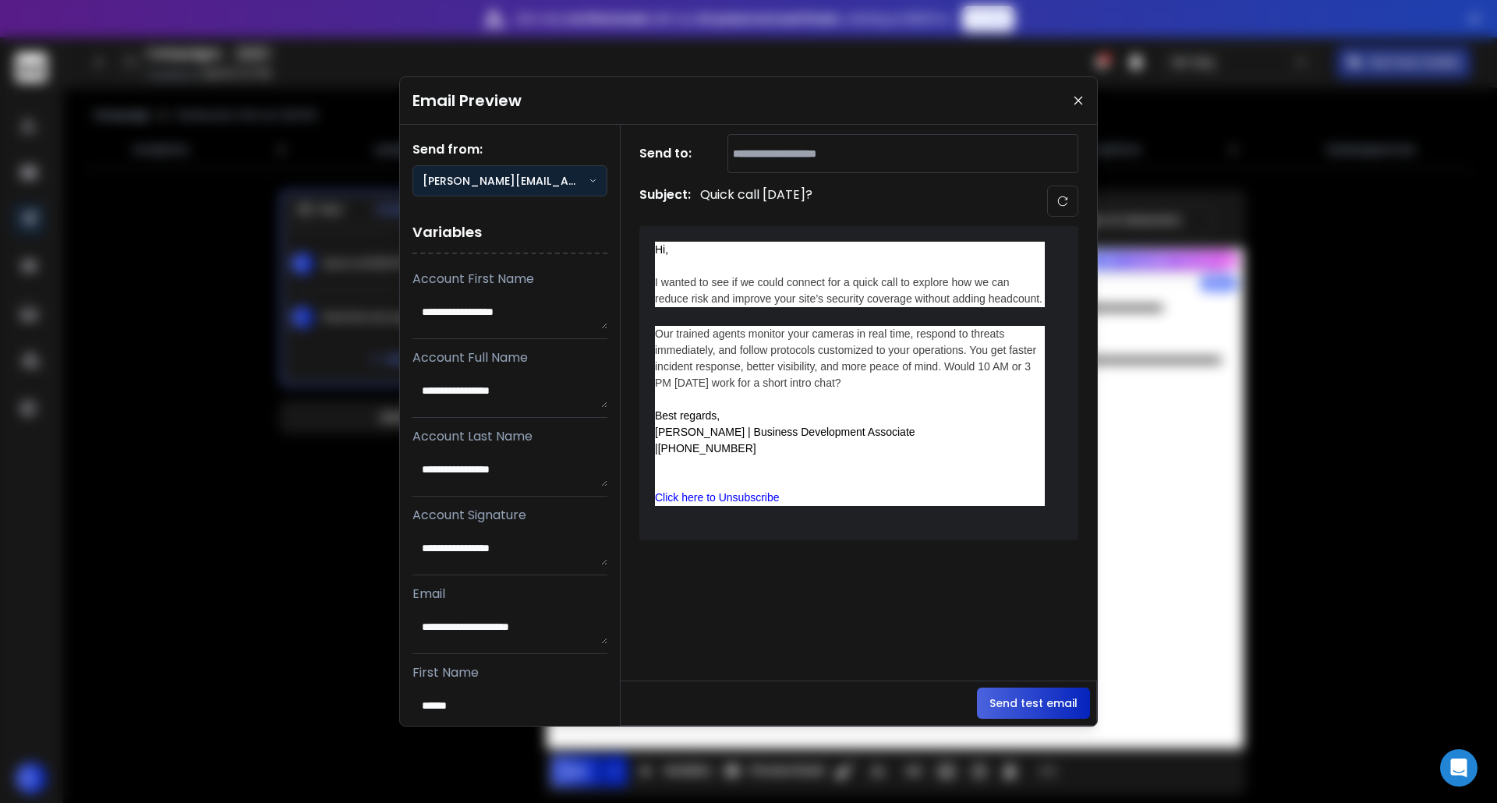
click at [532, 175] on p "larry@email.syntaxworks.site" at bounding box center [506, 181] width 166 height 16
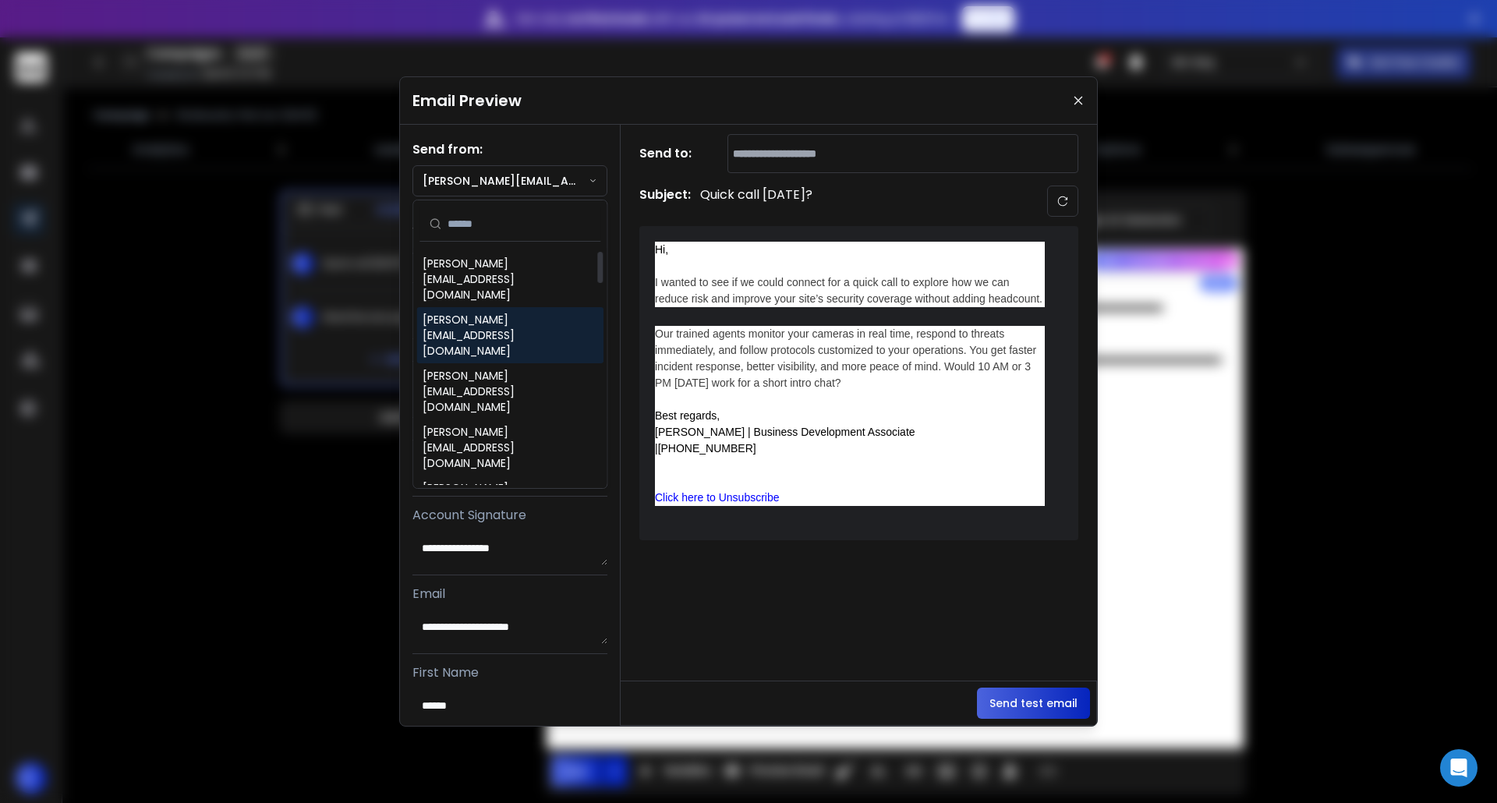
click at [484, 312] on div "beatrice@email.syntaxworks.site" at bounding box center [510, 335] width 175 height 47
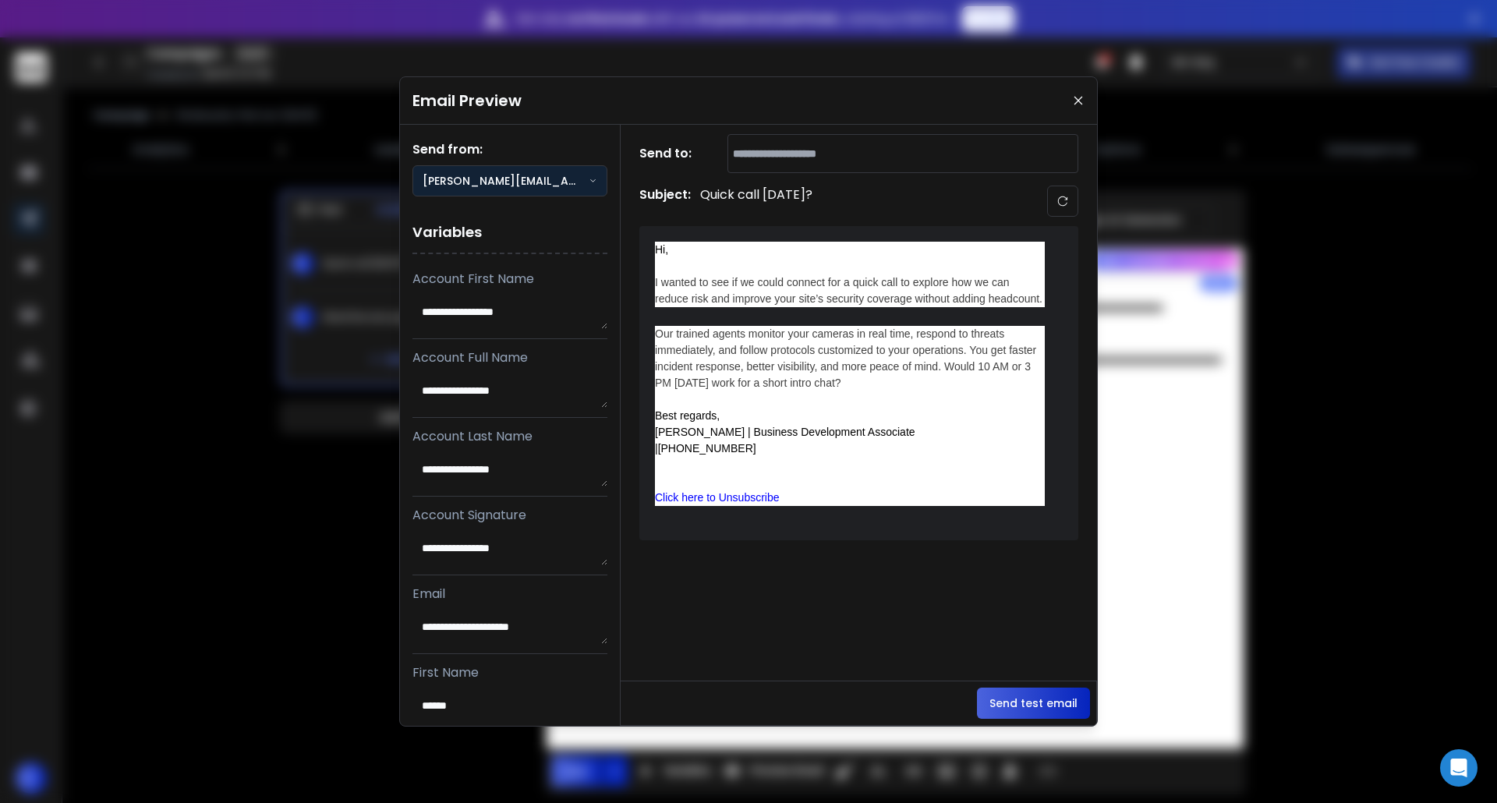
click at [528, 178] on p "beatrice@email.syntaxworks.site" at bounding box center [506, 181] width 166 height 16
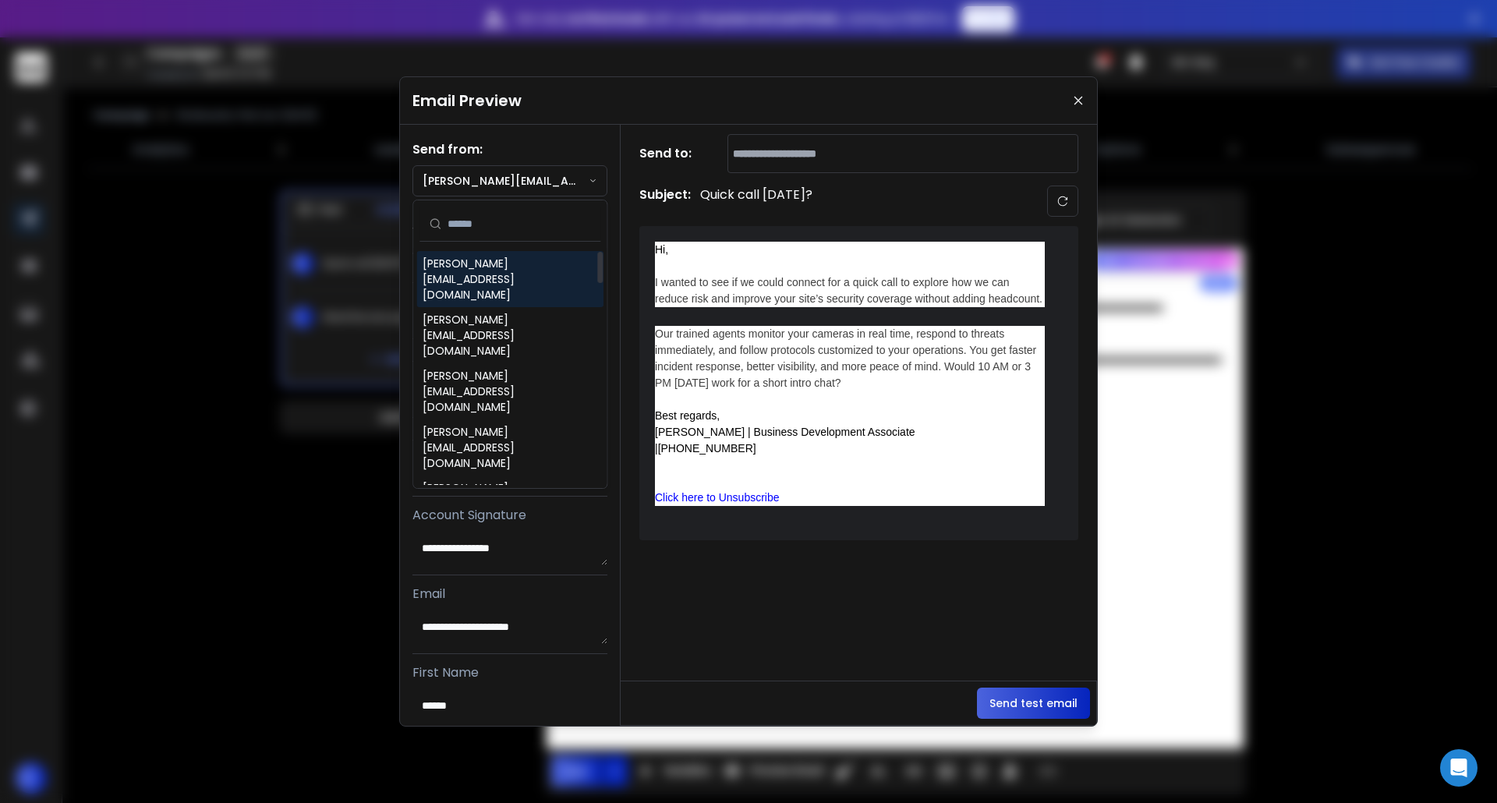
click at [484, 270] on div "larry@email.syntaxworks.site" at bounding box center [510, 279] width 175 height 47
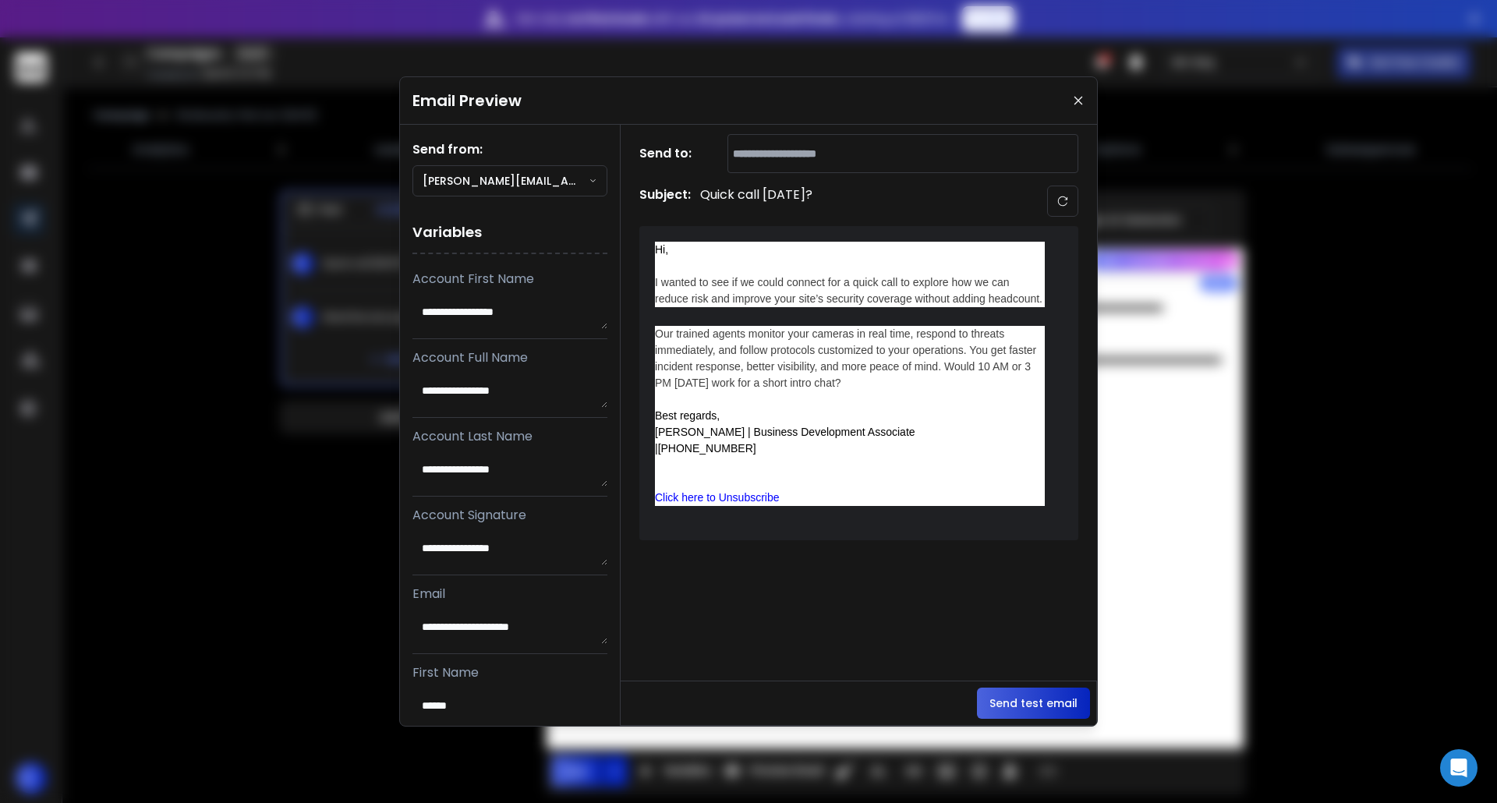
click at [1081, 98] on icon at bounding box center [1078, 100] width 12 height 12
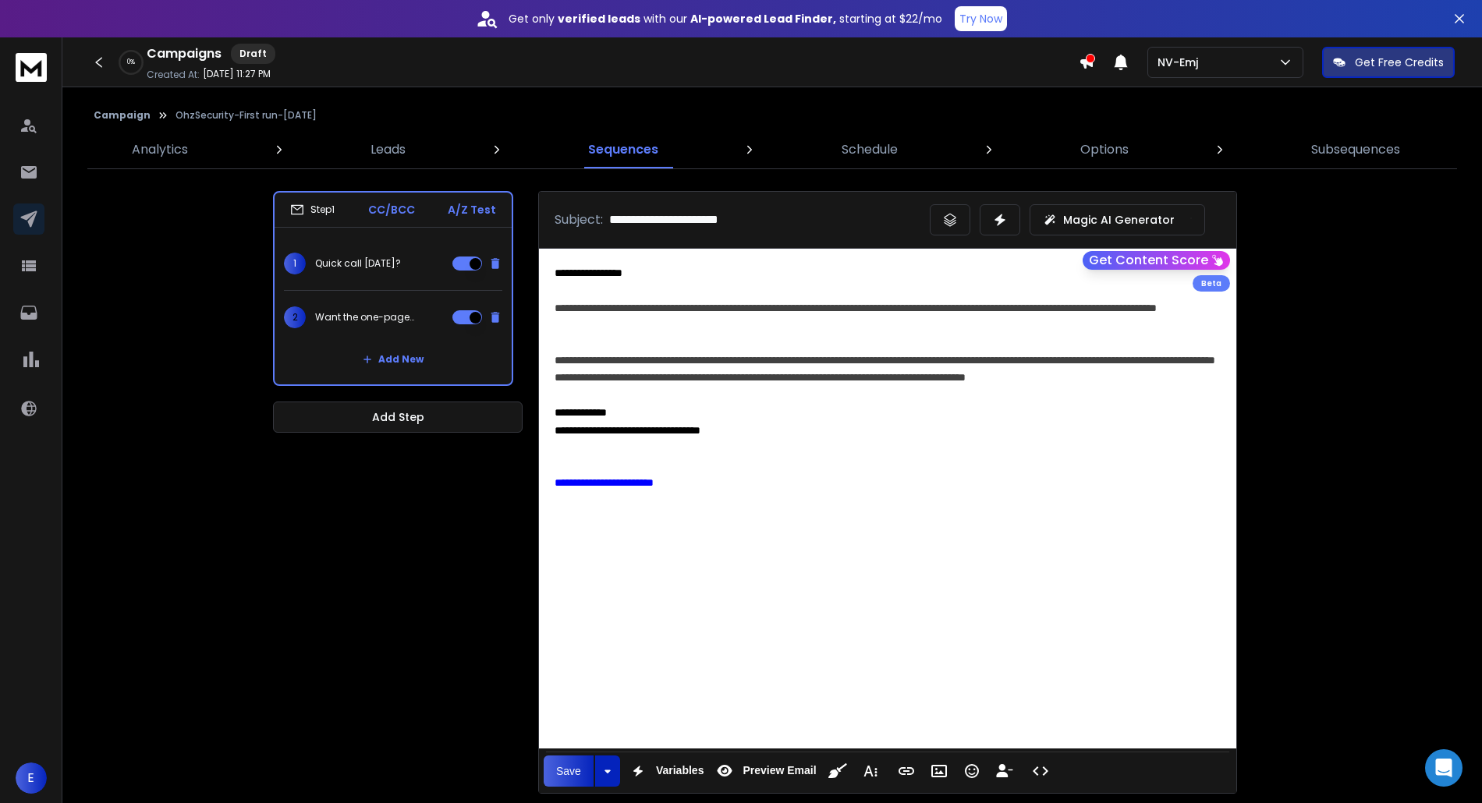
click at [917, 381] on div "**********" at bounding box center [887, 369] width 665 height 35
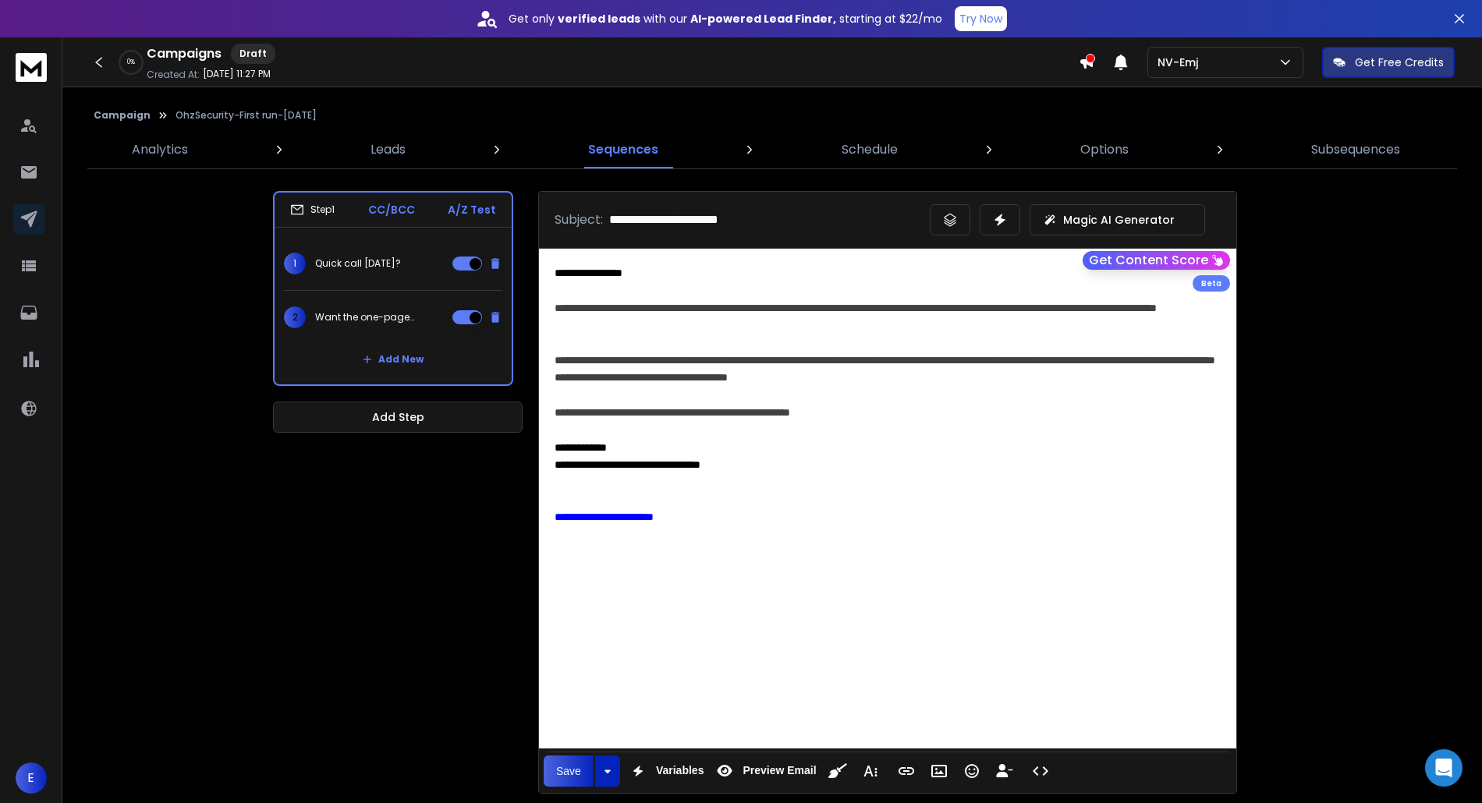
click at [772, 469] on div "**********" at bounding box center [888, 464] width 666 height 17
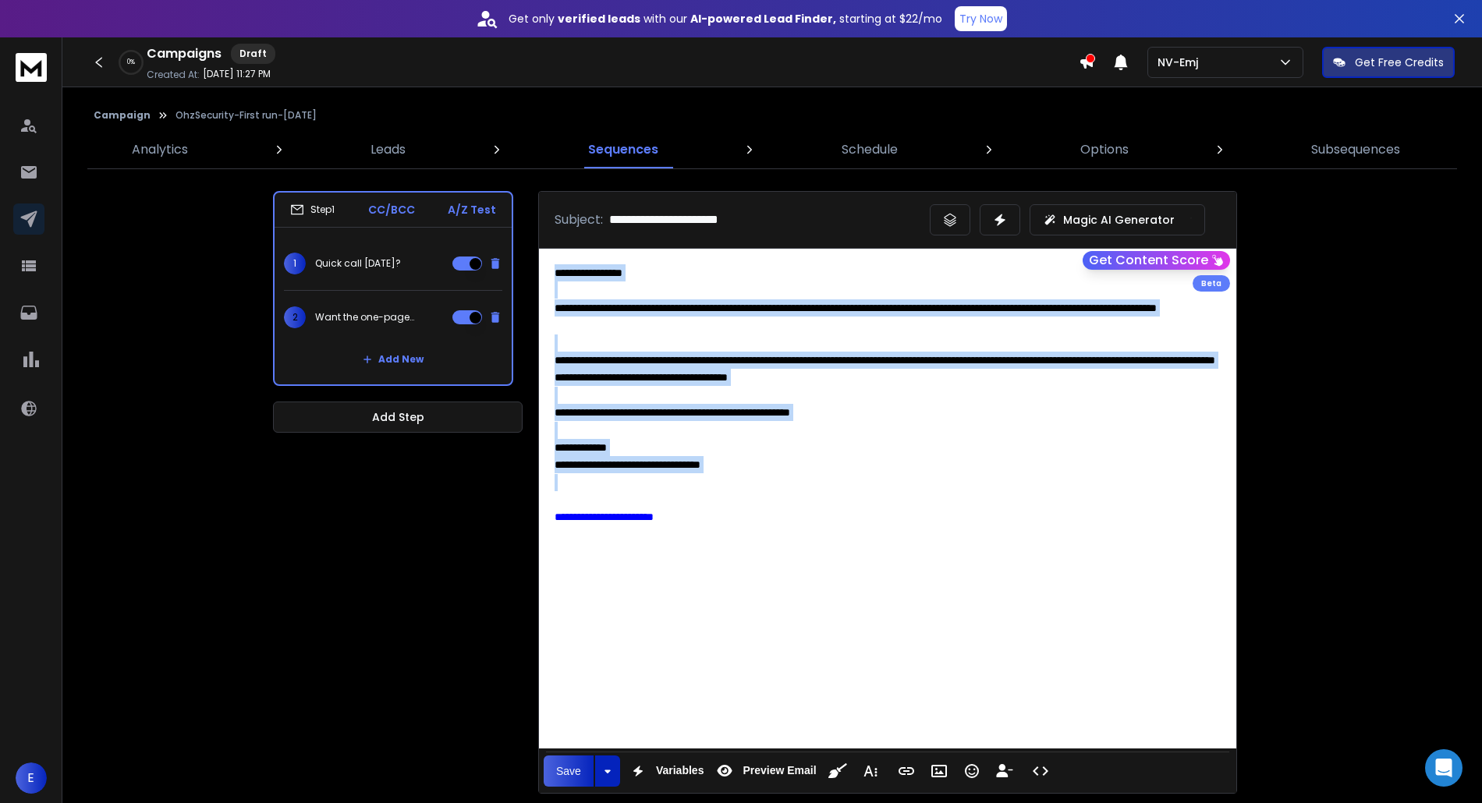
drag, startPoint x: 762, startPoint y: 469, endPoint x: 532, endPoint y: 257, distance: 312.9
click at [532, 257] on div "**********" at bounding box center [772, 492] width 998 height 603
click at [864, 771] on icon "button" at bounding box center [870, 771] width 19 height 19
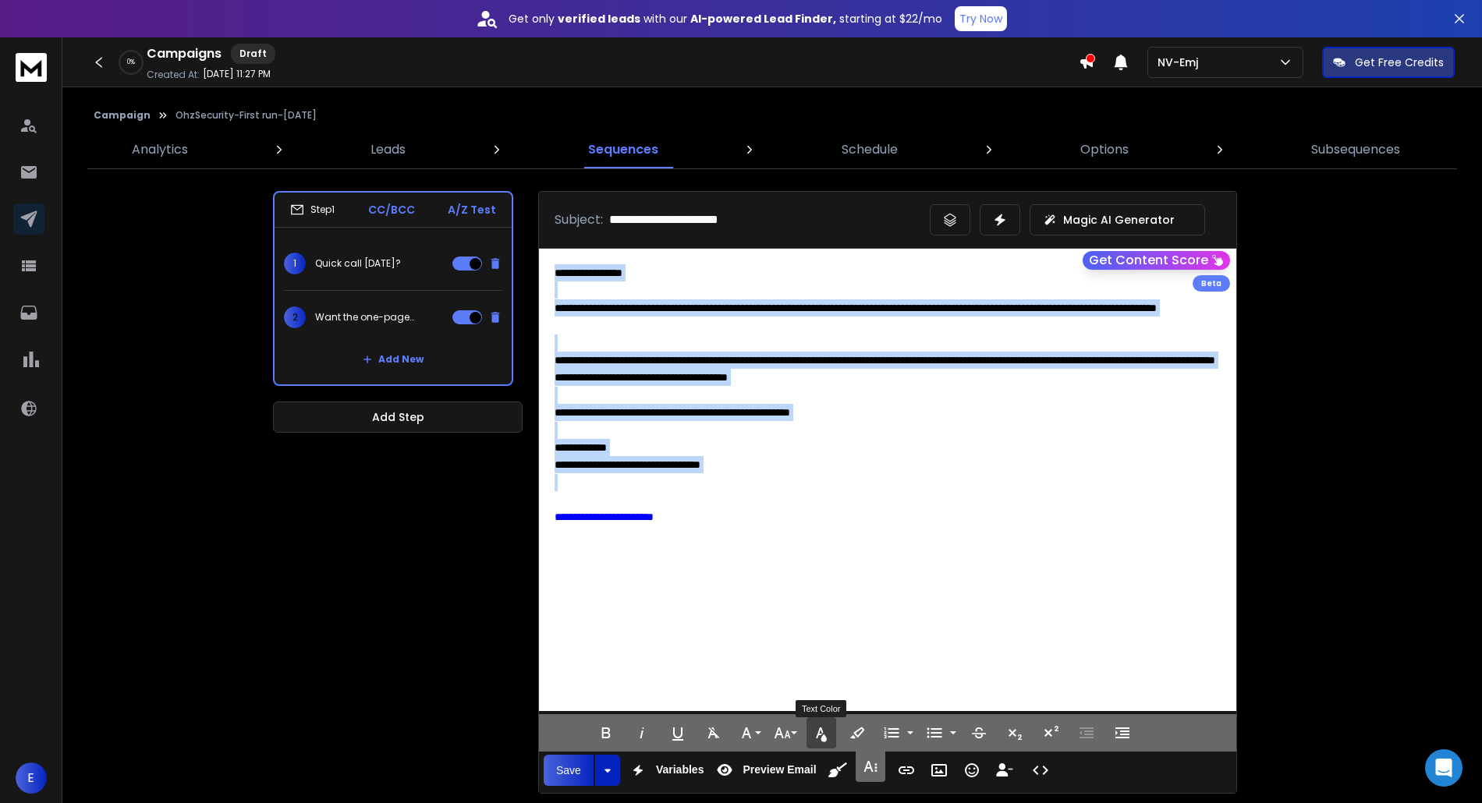
click at [830, 734] on icon "button" at bounding box center [821, 733] width 19 height 19
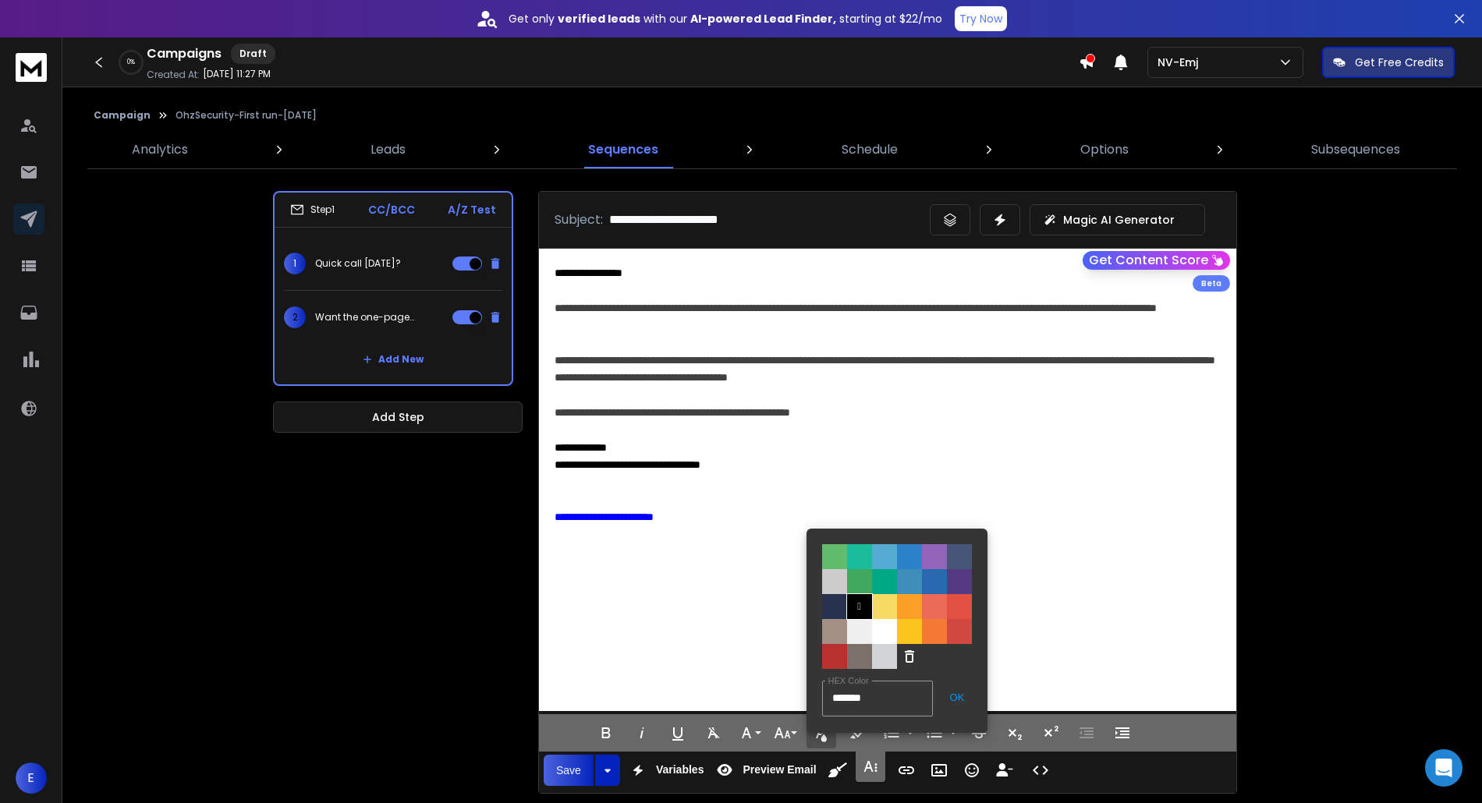
click at [865, 606] on span "" at bounding box center [859, 606] width 25 height 25
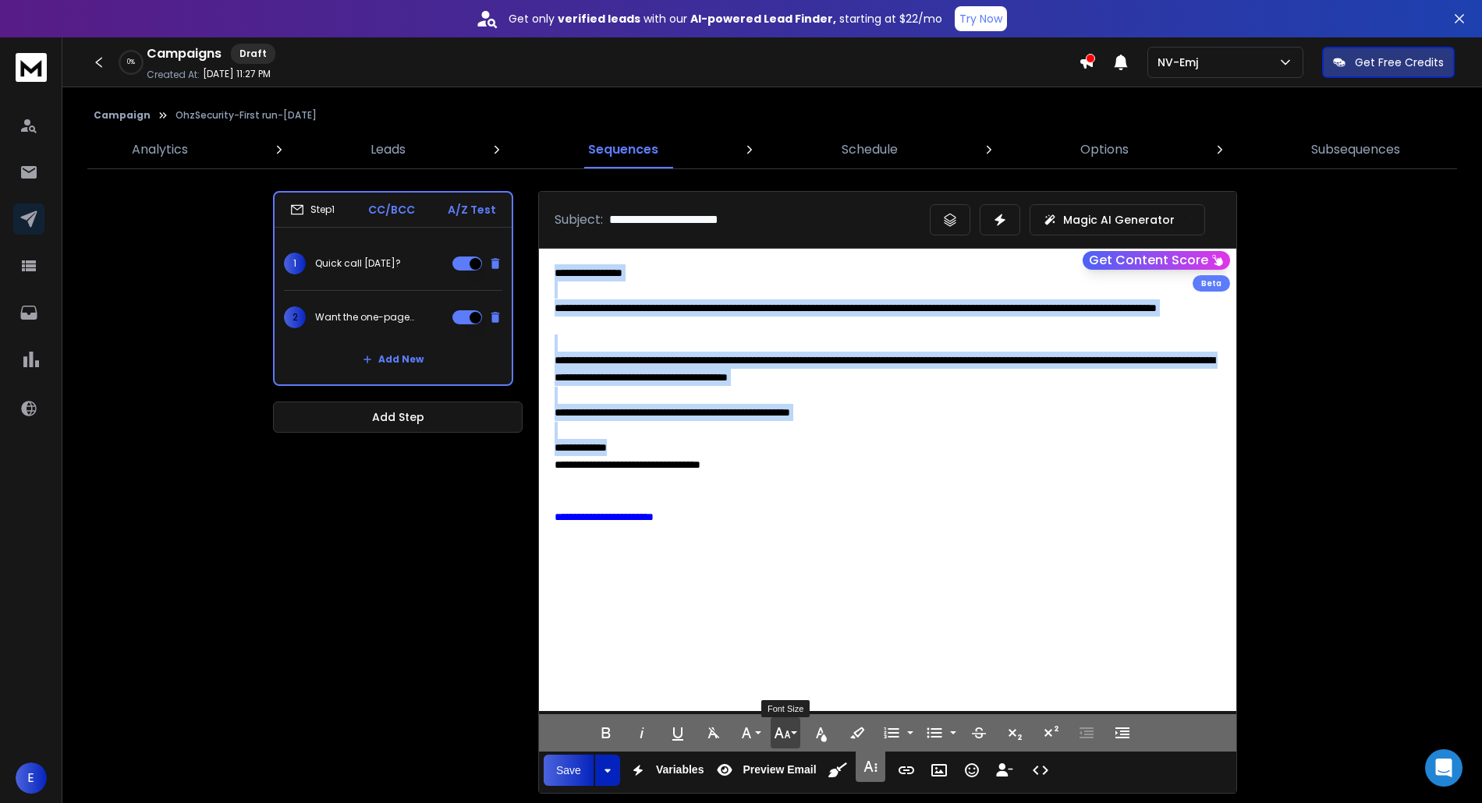
click at [783, 740] on icon "button" at bounding box center [782, 733] width 19 height 19
click at [805, 553] on link "14" at bounding box center [799, 549] width 56 height 23
click at [746, 730] on icon "button" at bounding box center [746, 733] width 9 height 11
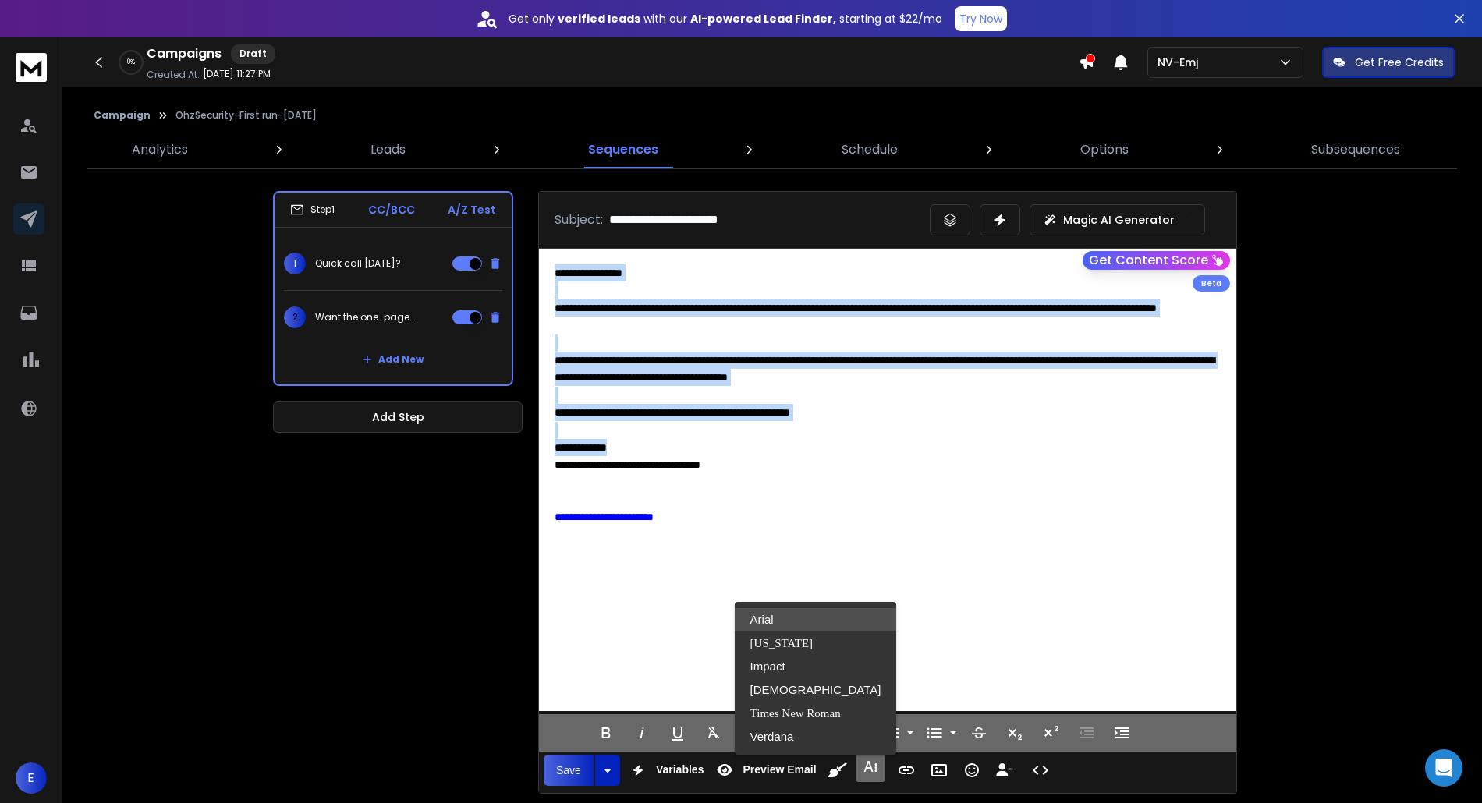
scroll to position [0, 0]
click at [768, 618] on link "Arial" at bounding box center [816, 619] width 162 height 23
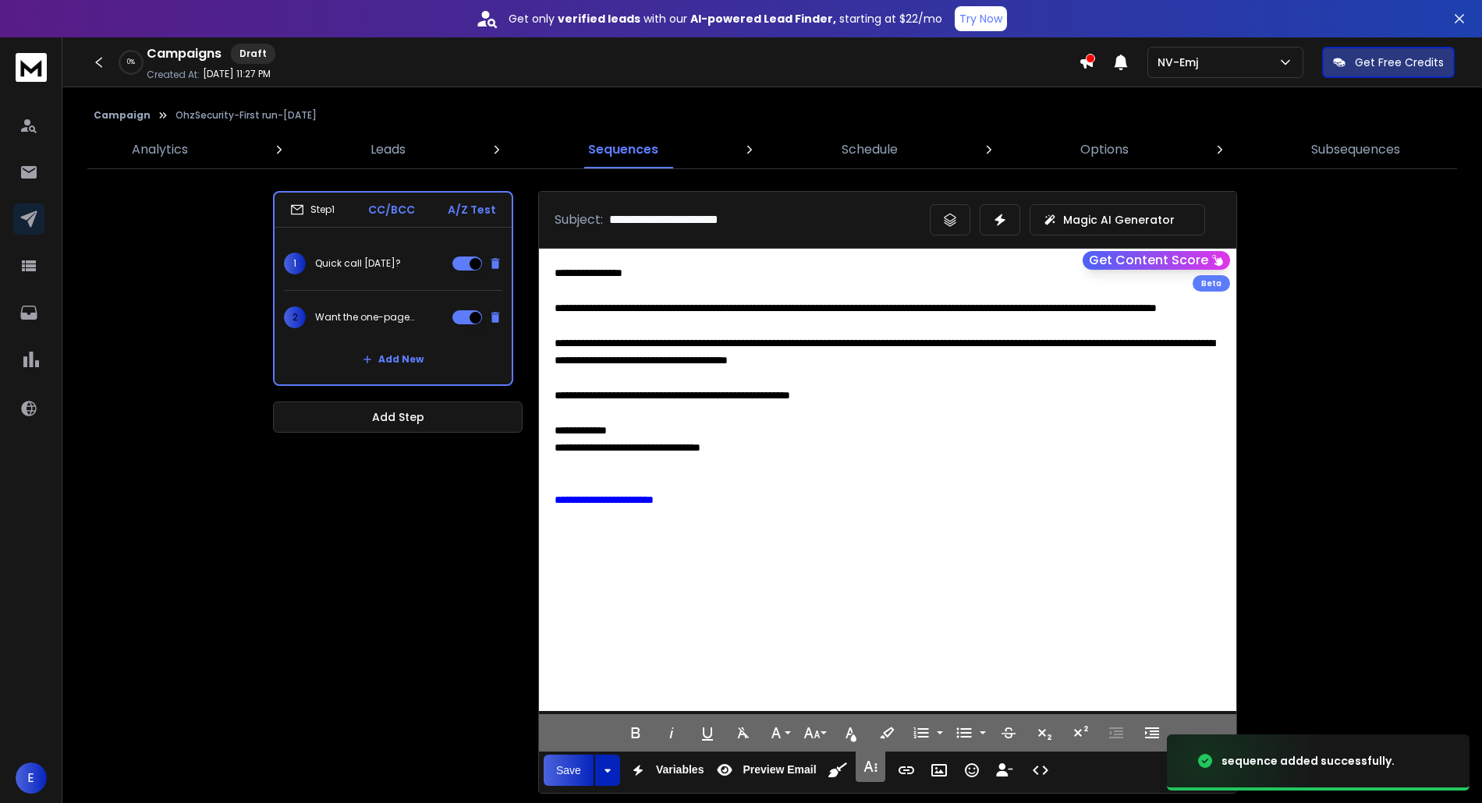
click at [344, 310] on div "2 Want the one-pager?" at bounding box center [349, 318] width 131 height 22
type input "**********"
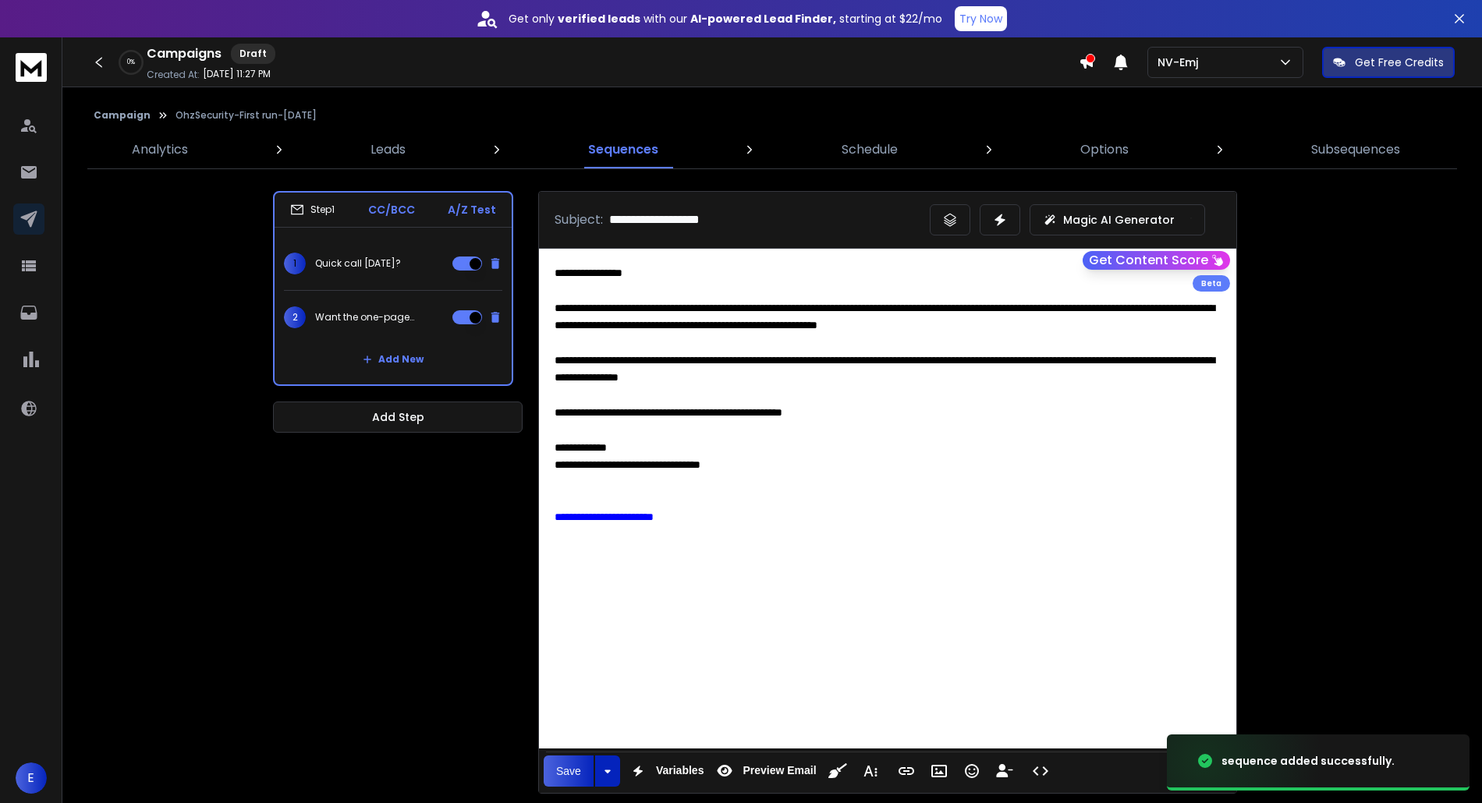
click at [775, 214] on input "**********" at bounding box center [761, 220] width 305 height 19
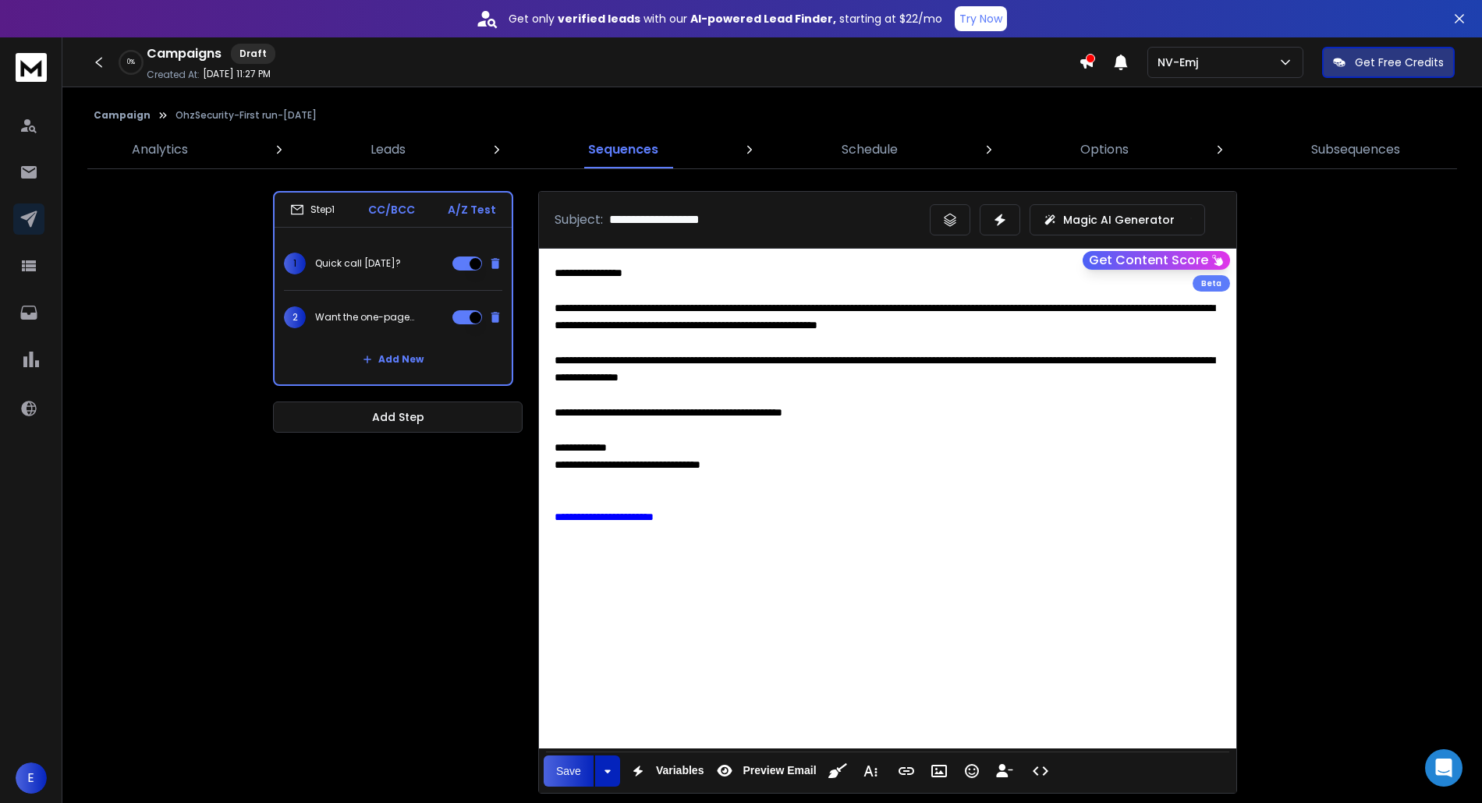
click at [841, 407] on div "**********" at bounding box center [888, 412] width 666 height 17
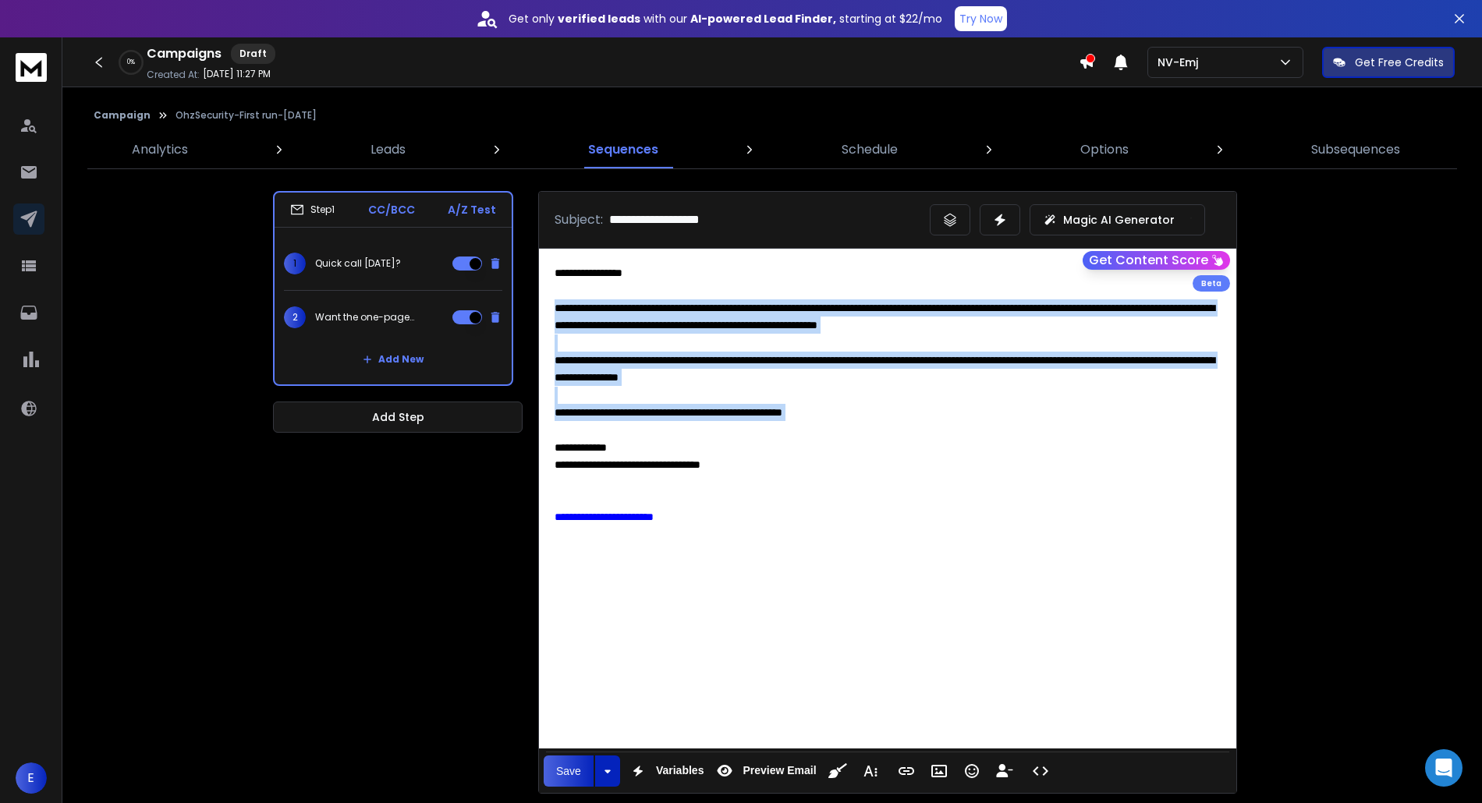
drag, startPoint x: 817, startPoint y: 413, endPoint x: 547, endPoint y: 307, distance: 289.9
click at [547, 307] on div "**********" at bounding box center [887, 499] width 697 height 500
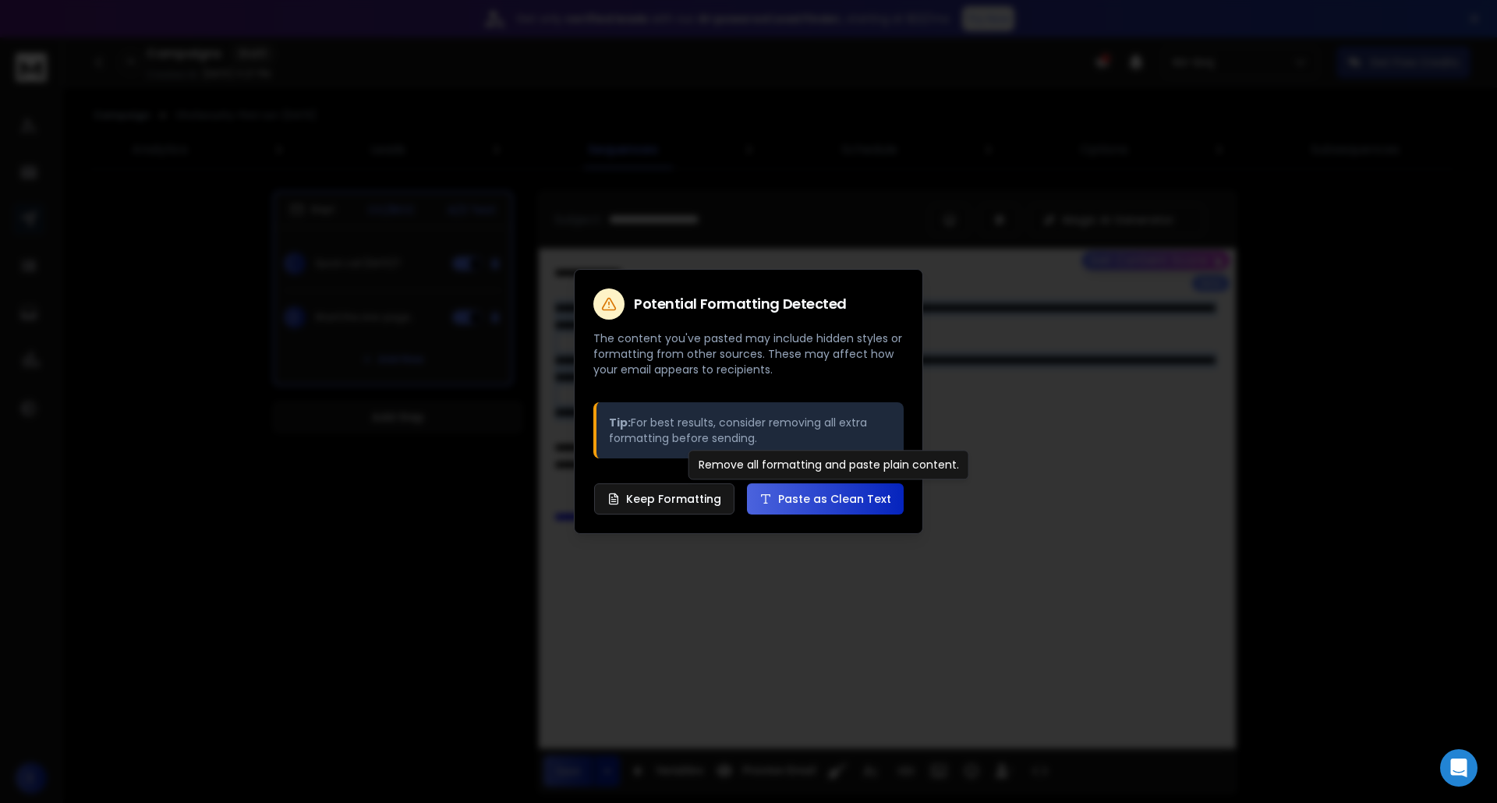
click at [822, 504] on button "Paste as Clean Text" at bounding box center [825, 499] width 157 height 31
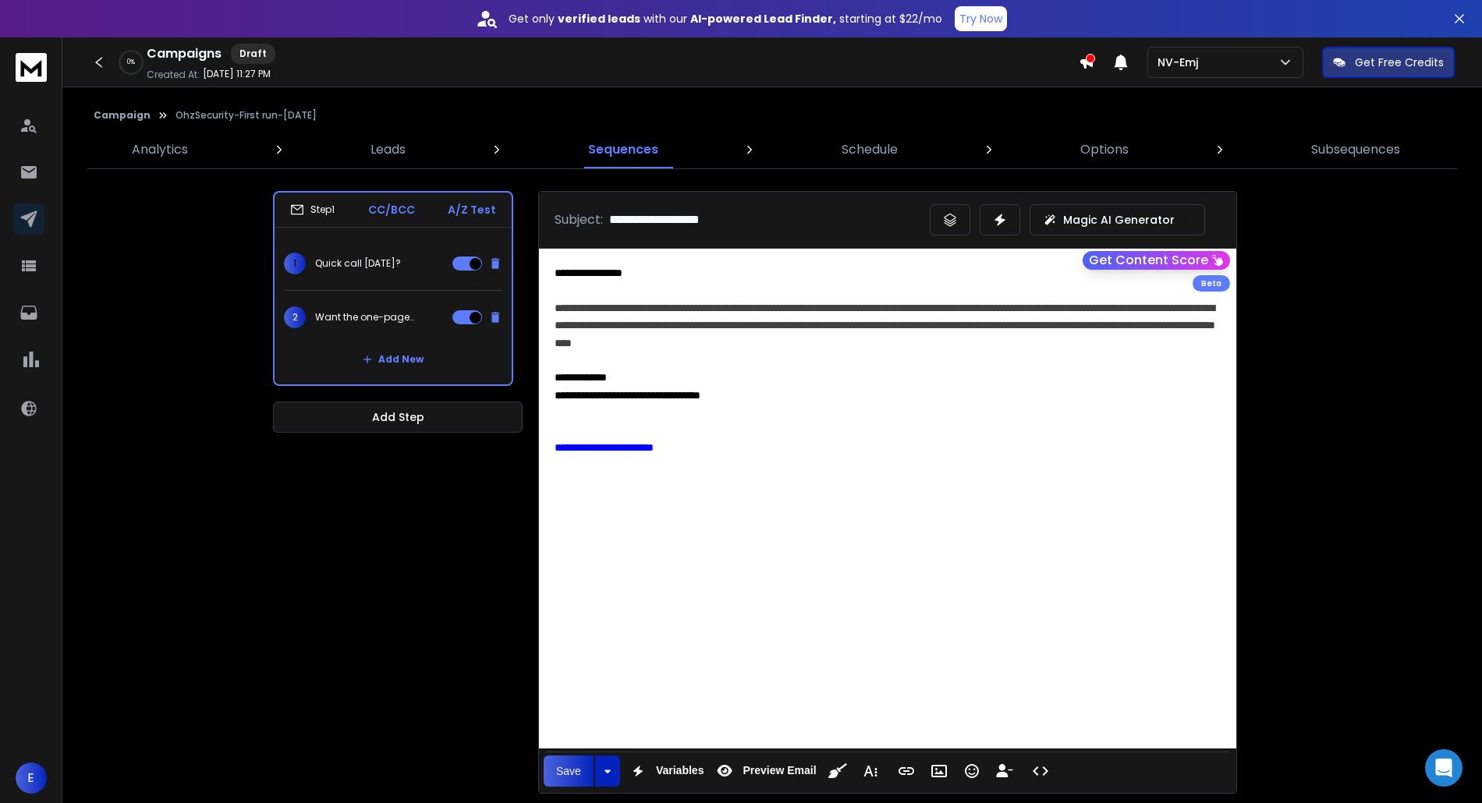
click at [930, 309] on div "**********" at bounding box center [887, 325] width 665 height 52
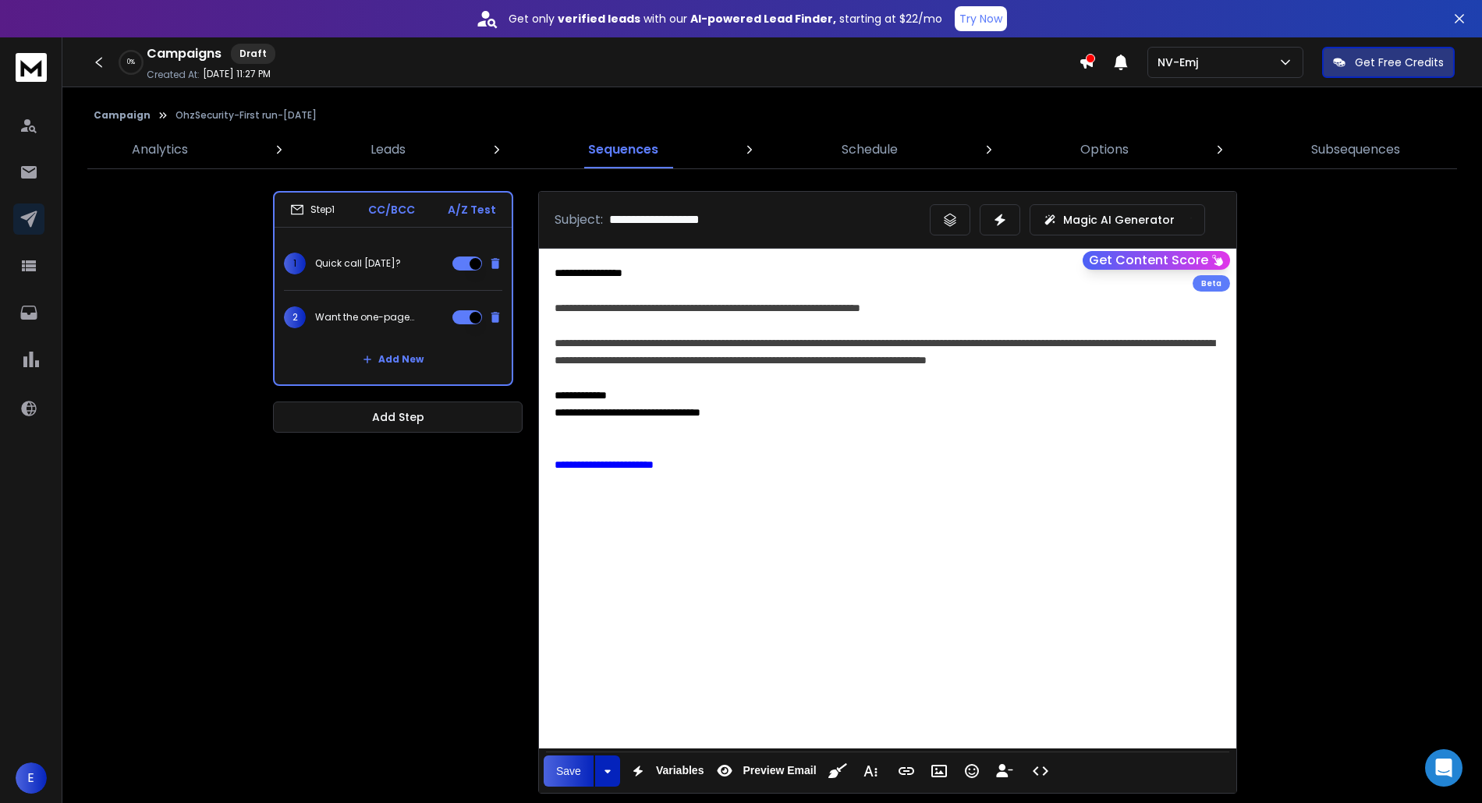
click at [1011, 365] on div "**********" at bounding box center [887, 352] width 665 height 35
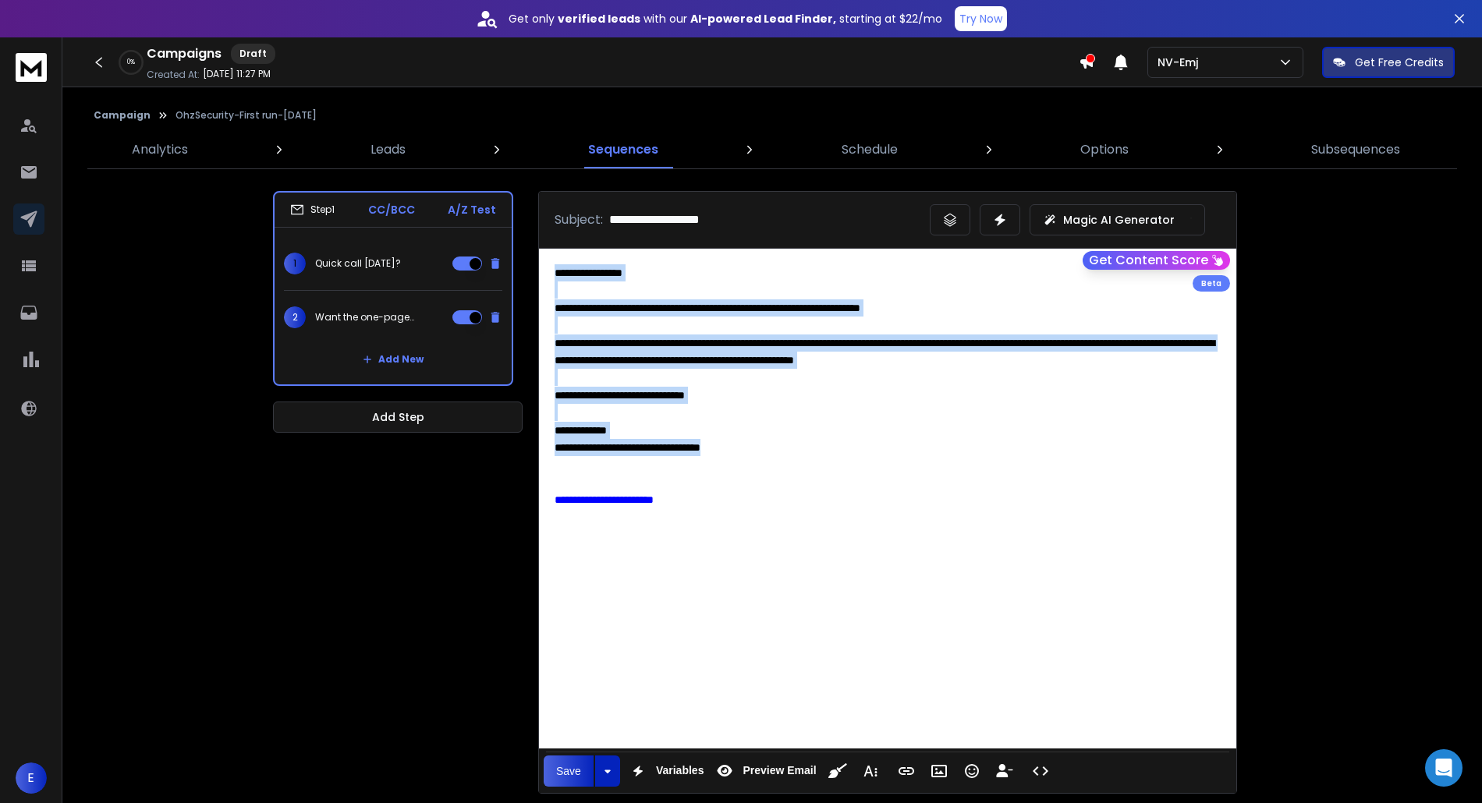
drag, startPoint x: 688, startPoint y: 445, endPoint x: 774, endPoint y: 559, distance: 143.2
click at [516, 214] on div "**********" at bounding box center [772, 492] width 998 height 603
click at [869, 771] on icon "button" at bounding box center [869, 771] width 13 height 11
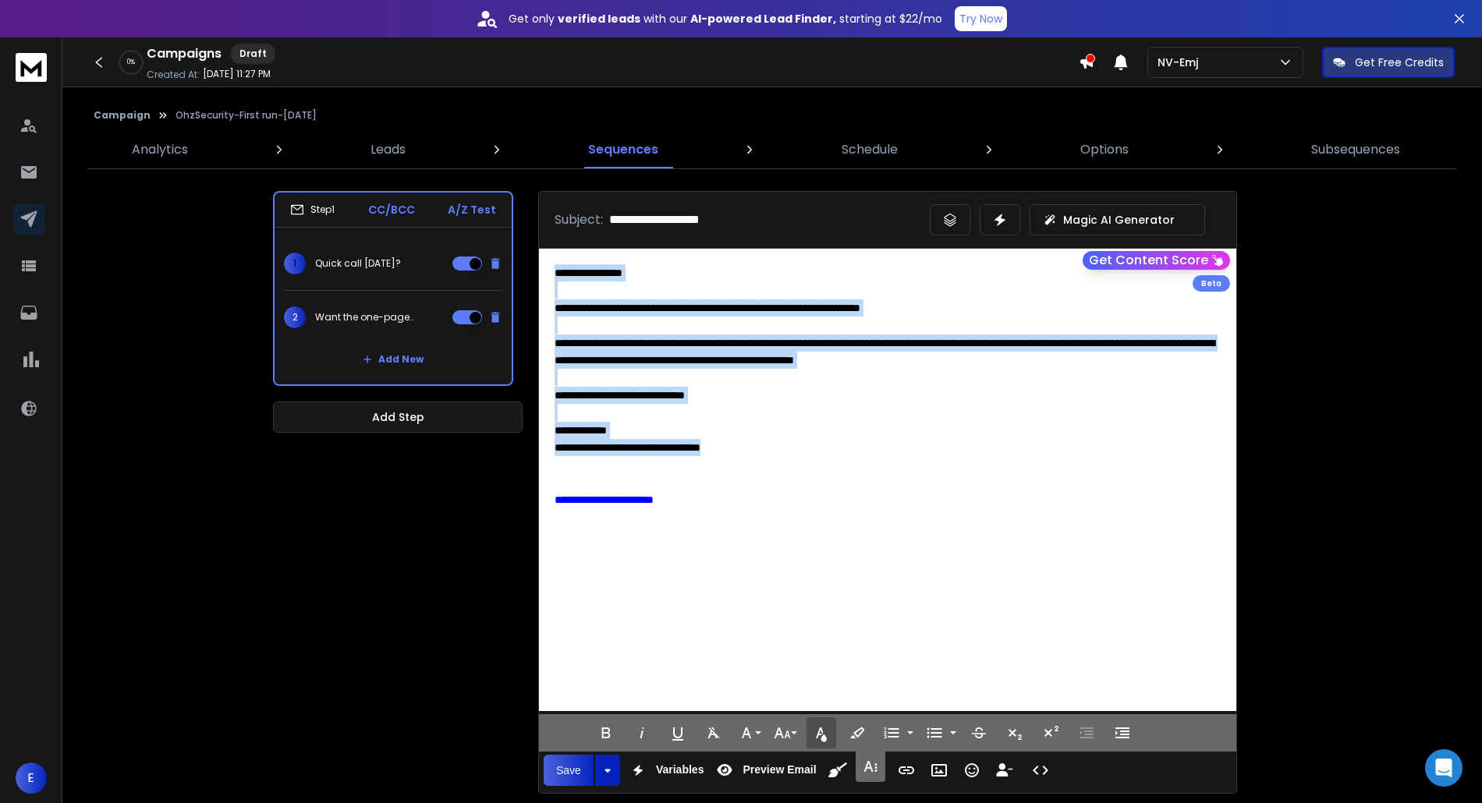
click at [821, 733] on icon "button" at bounding box center [821, 733] width 19 height 19
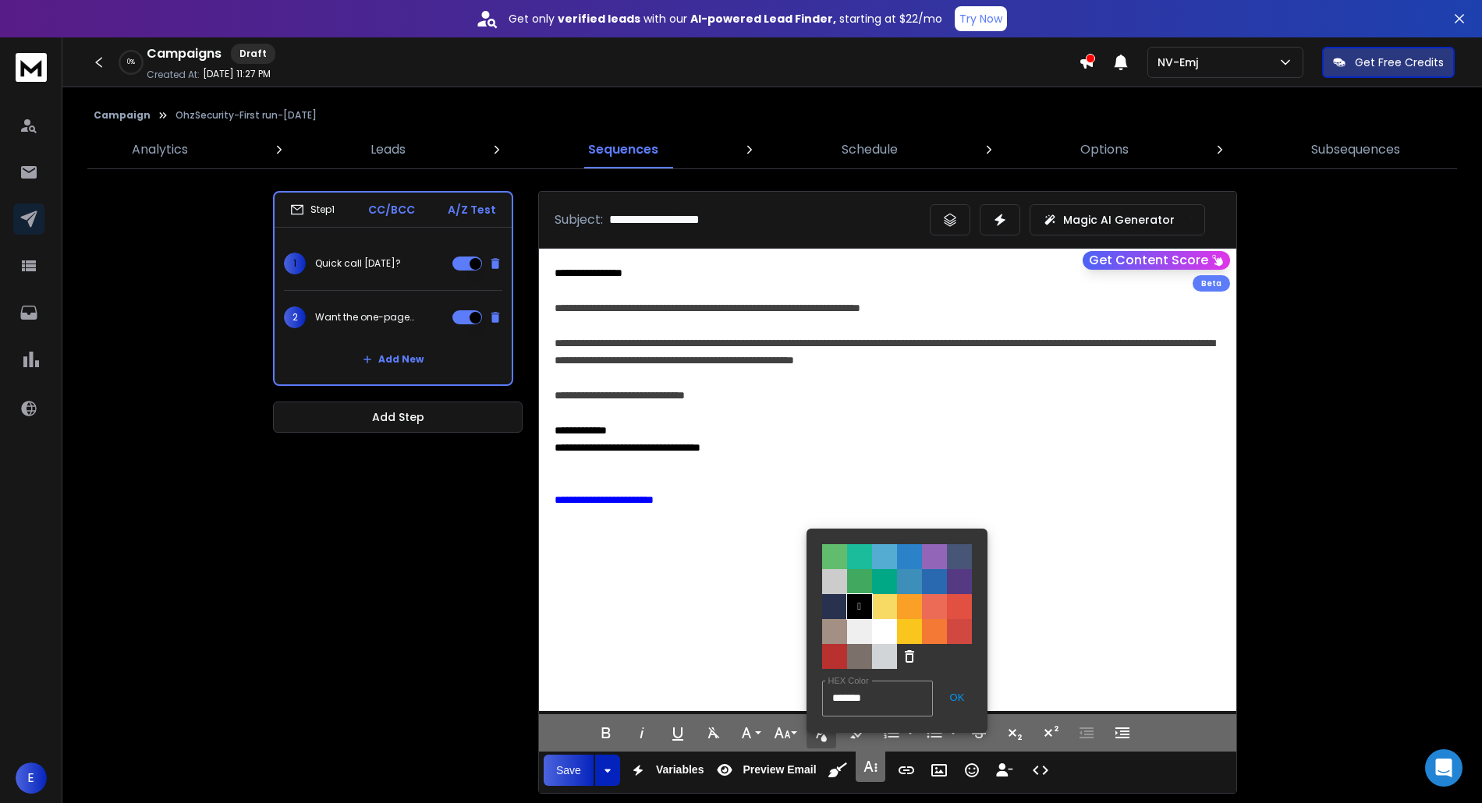
drag, startPoint x: 866, startPoint y: 602, endPoint x: 856, endPoint y: 610, distance: 12.2
click at [865, 602] on span "" at bounding box center [859, 606] width 25 height 25
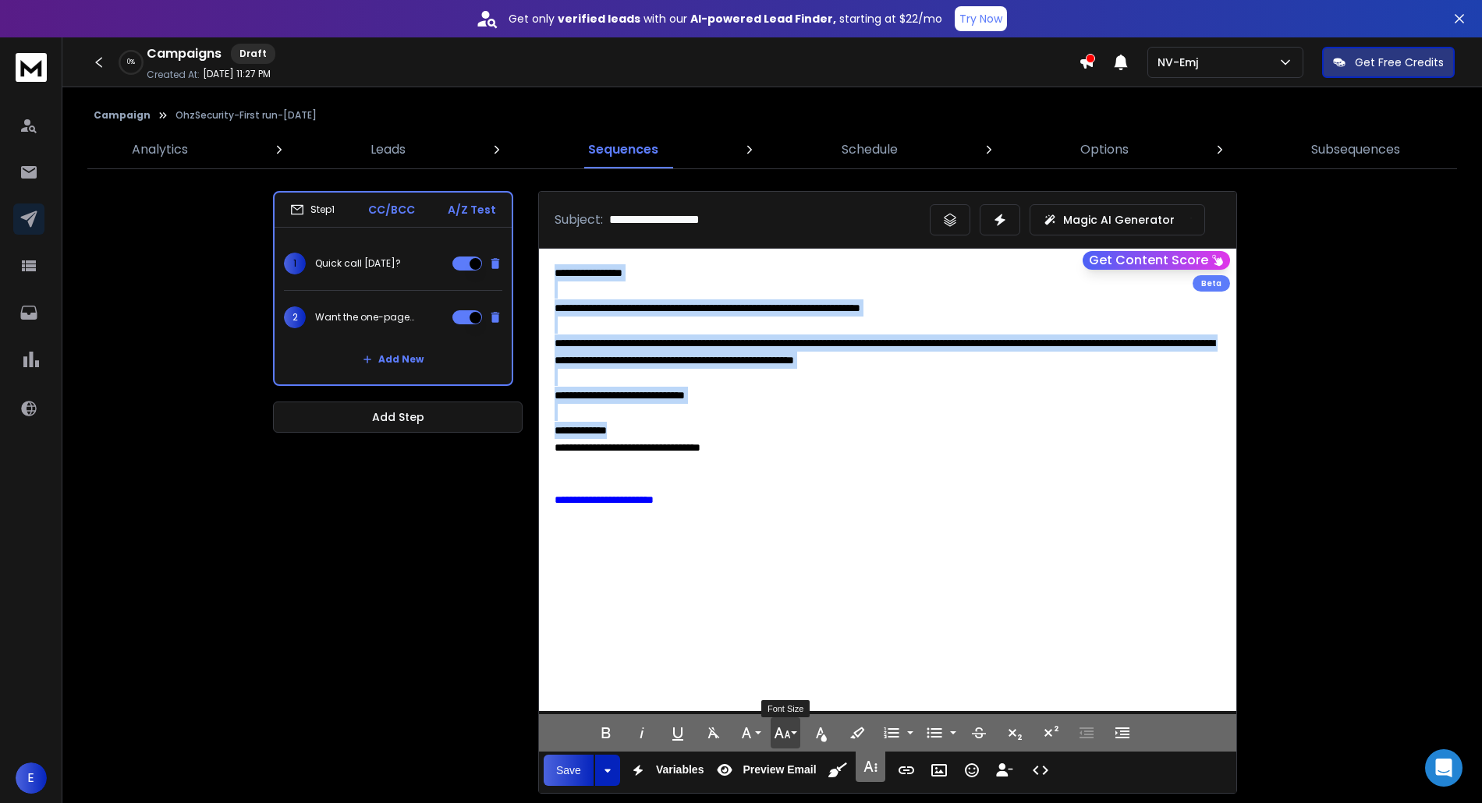
click at [781, 732] on icon "button" at bounding box center [782, 733] width 19 height 19
click at [803, 547] on link "14" at bounding box center [799, 549] width 56 height 23
click at [750, 727] on icon "button" at bounding box center [746, 733] width 19 height 19
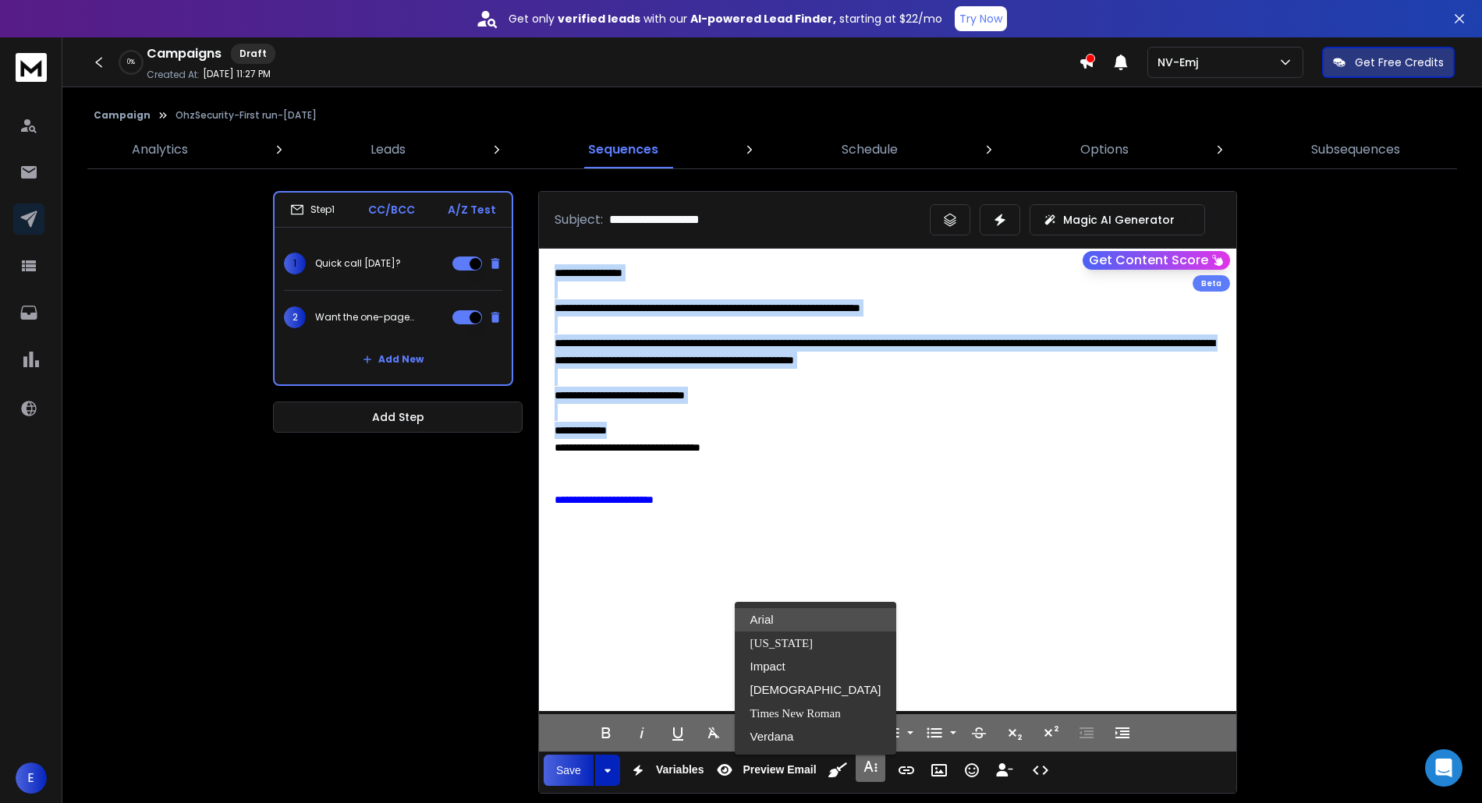
scroll to position [0, 0]
click at [769, 615] on link "Arial" at bounding box center [816, 619] width 162 height 23
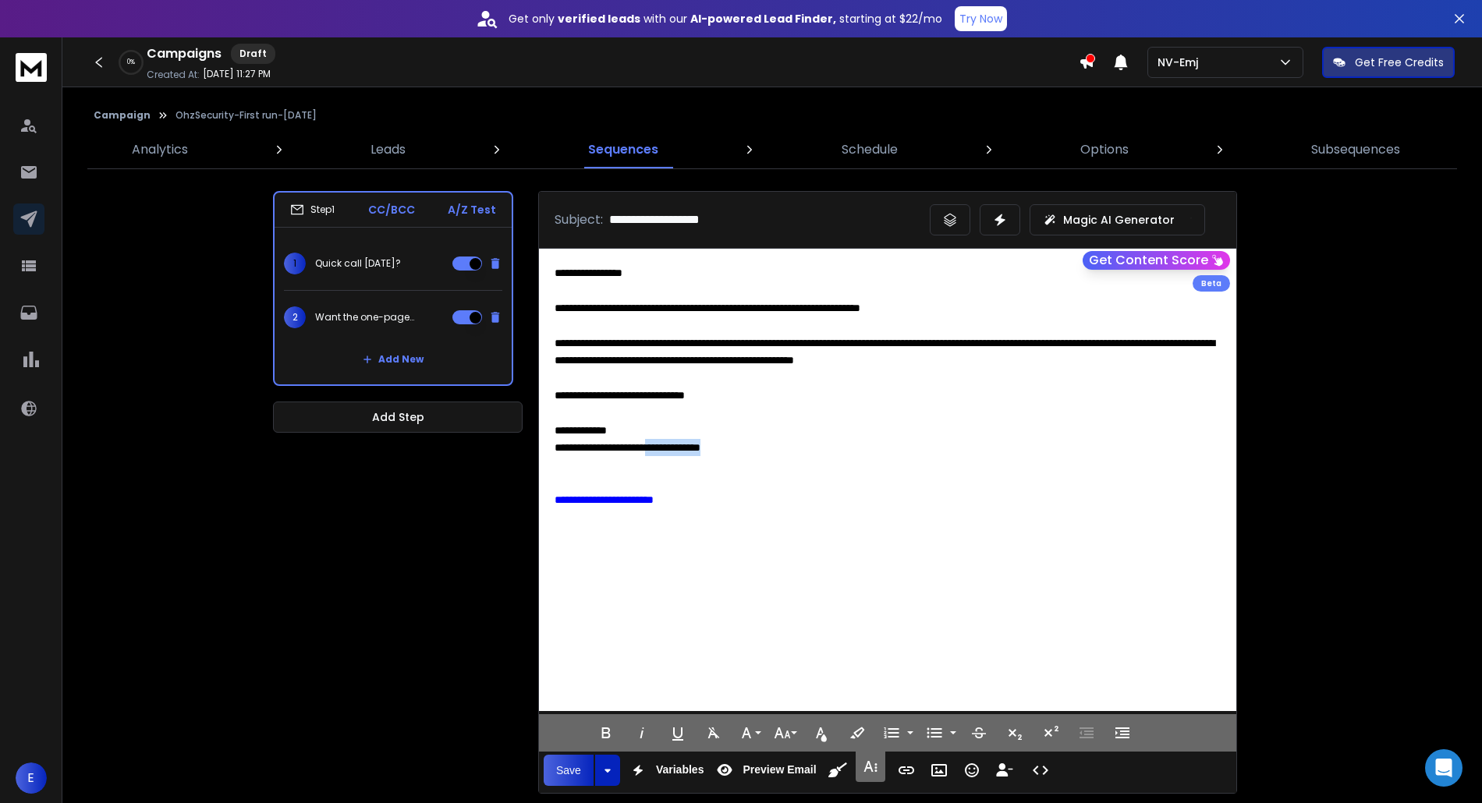
drag, startPoint x: 753, startPoint y: 447, endPoint x: 663, endPoint y: 448, distance: 89.7
click at [663, 448] on div "**********" at bounding box center [888, 447] width 666 height 17
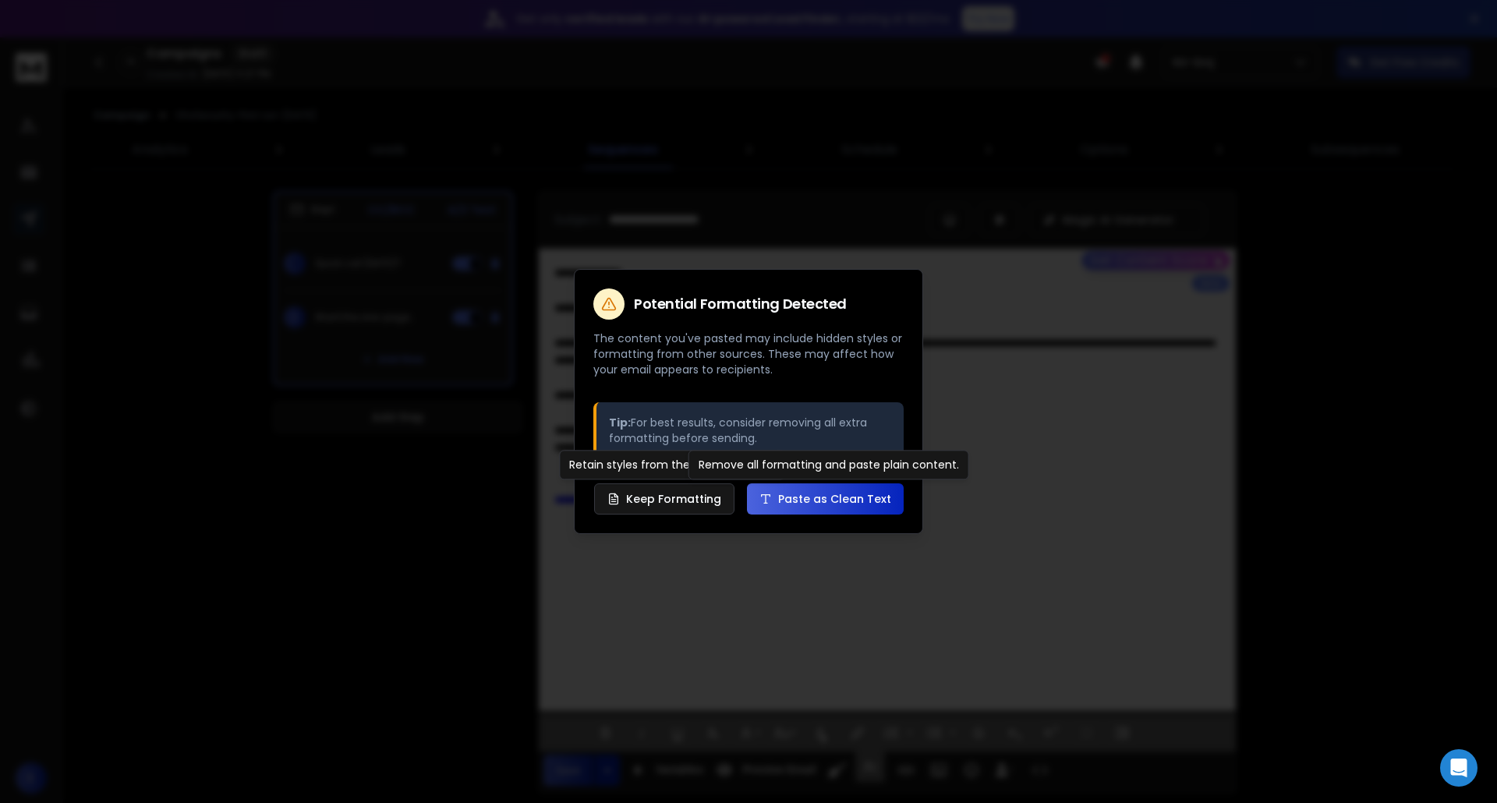
click at [850, 488] on button "Paste as Clean Text" at bounding box center [825, 499] width 157 height 31
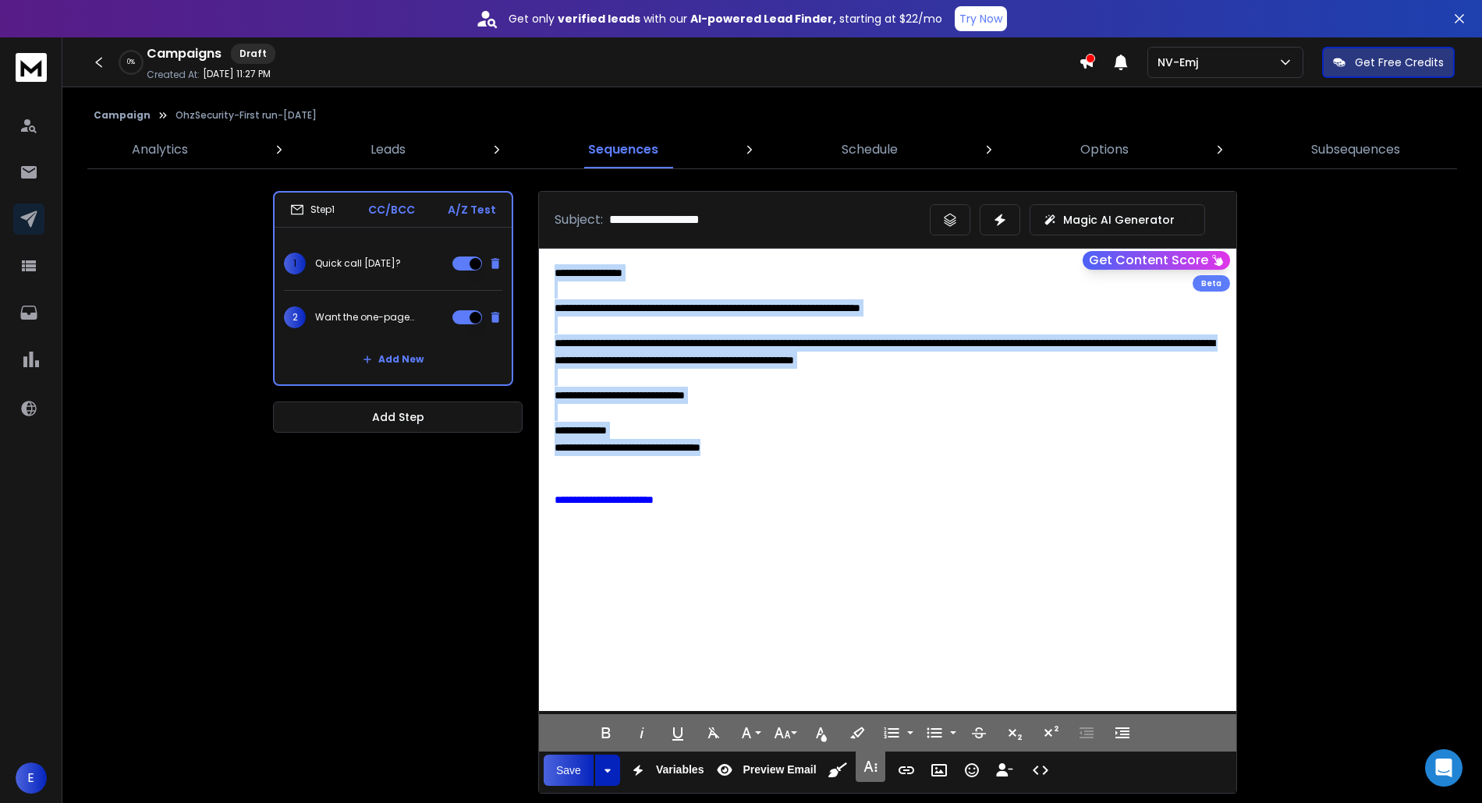
drag, startPoint x: 749, startPoint y: 450, endPoint x: 547, endPoint y: 247, distance: 286.2
click at [547, 247] on div "**********" at bounding box center [887, 492] width 699 height 603
click at [812, 728] on icon "button" at bounding box center [821, 733] width 19 height 19
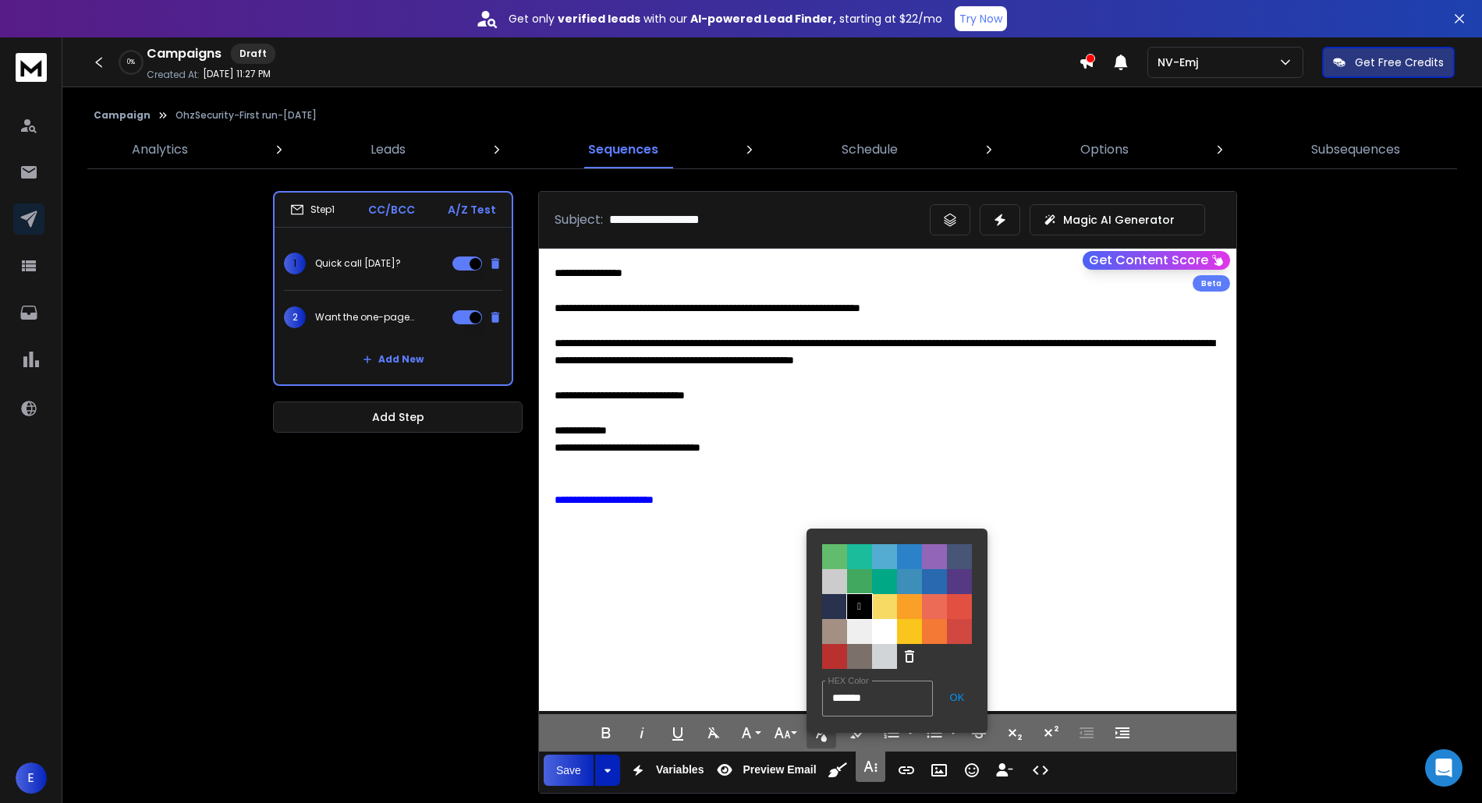
click at [862, 609] on span "" at bounding box center [859, 606] width 25 height 25
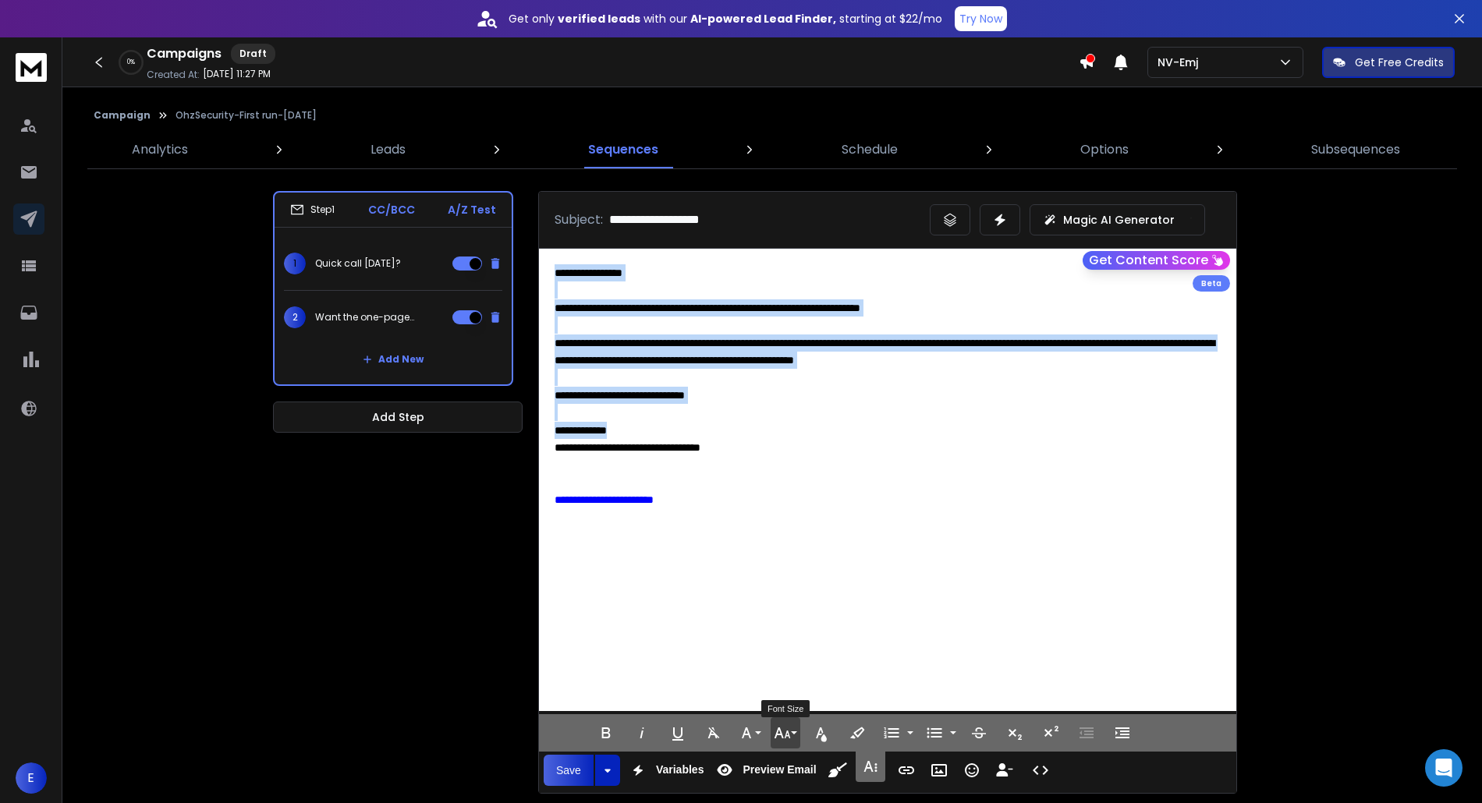
click at [786, 735] on icon "button" at bounding box center [782, 733] width 16 height 11
click at [797, 547] on link "14" at bounding box center [799, 549] width 56 height 23
click at [747, 733] on icon "button" at bounding box center [746, 733] width 9 height 11
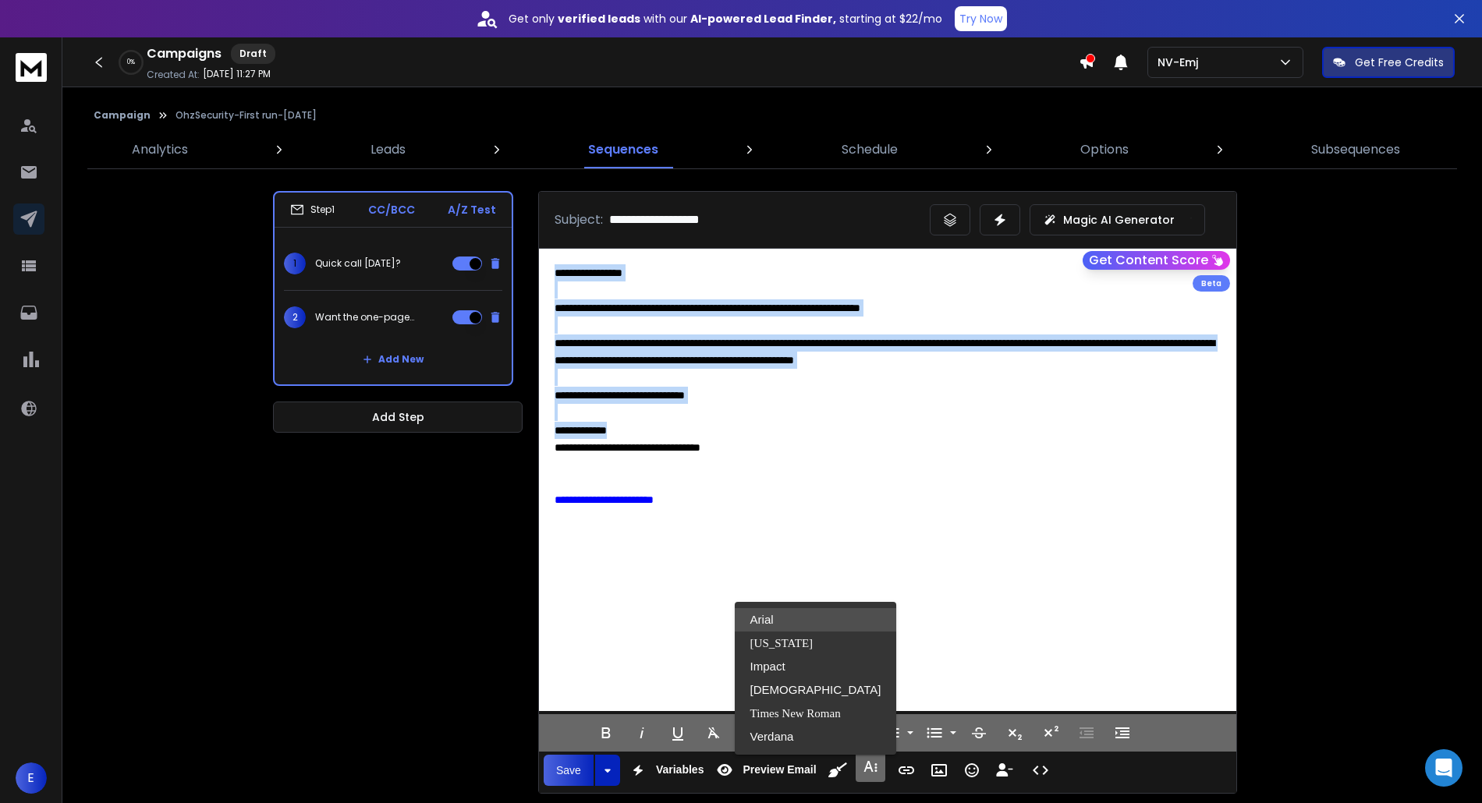
click at [774, 615] on link "Arial" at bounding box center [816, 619] width 162 height 23
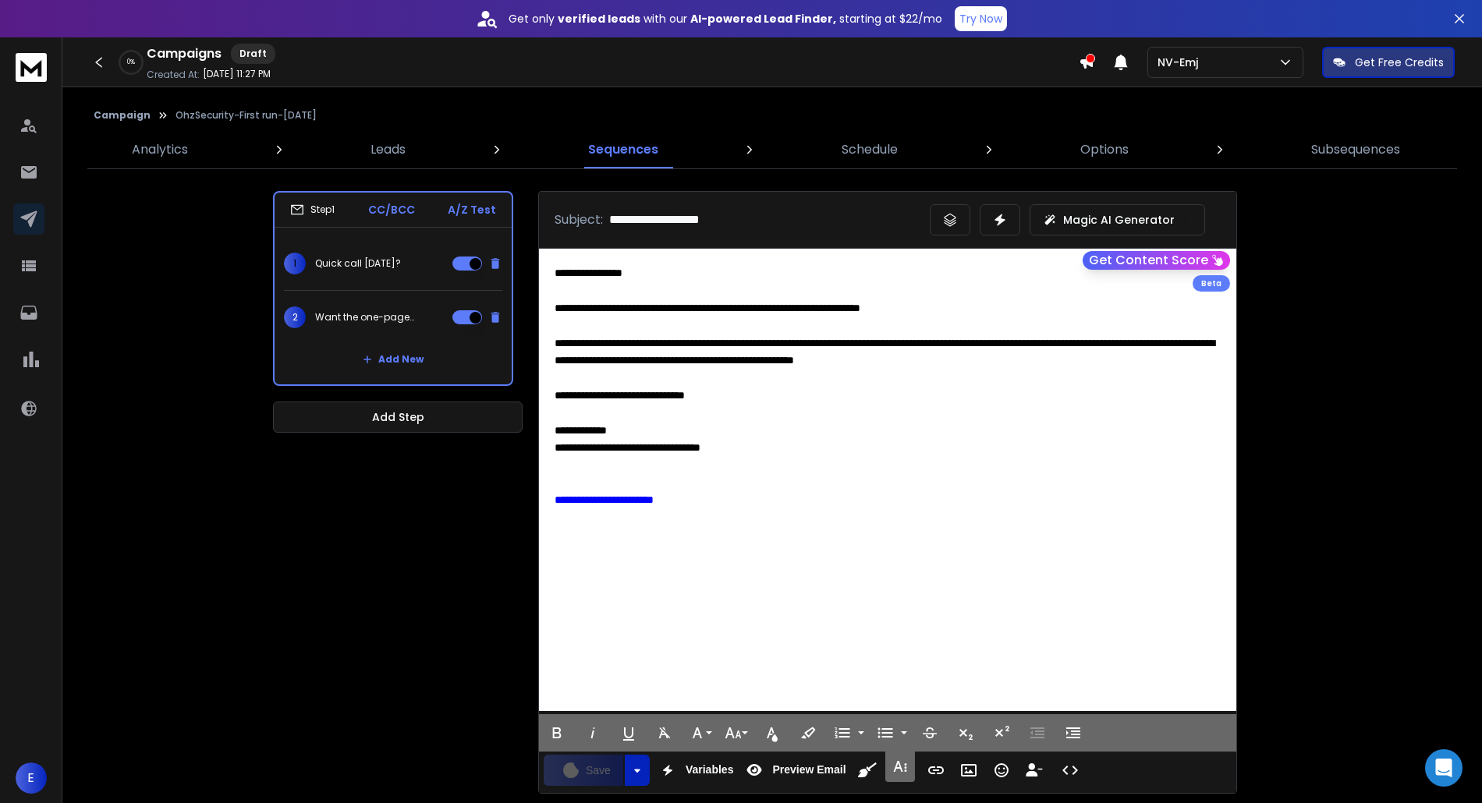
click at [363, 310] on div "2 Want the one-pager?" at bounding box center [349, 318] width 131 height 22
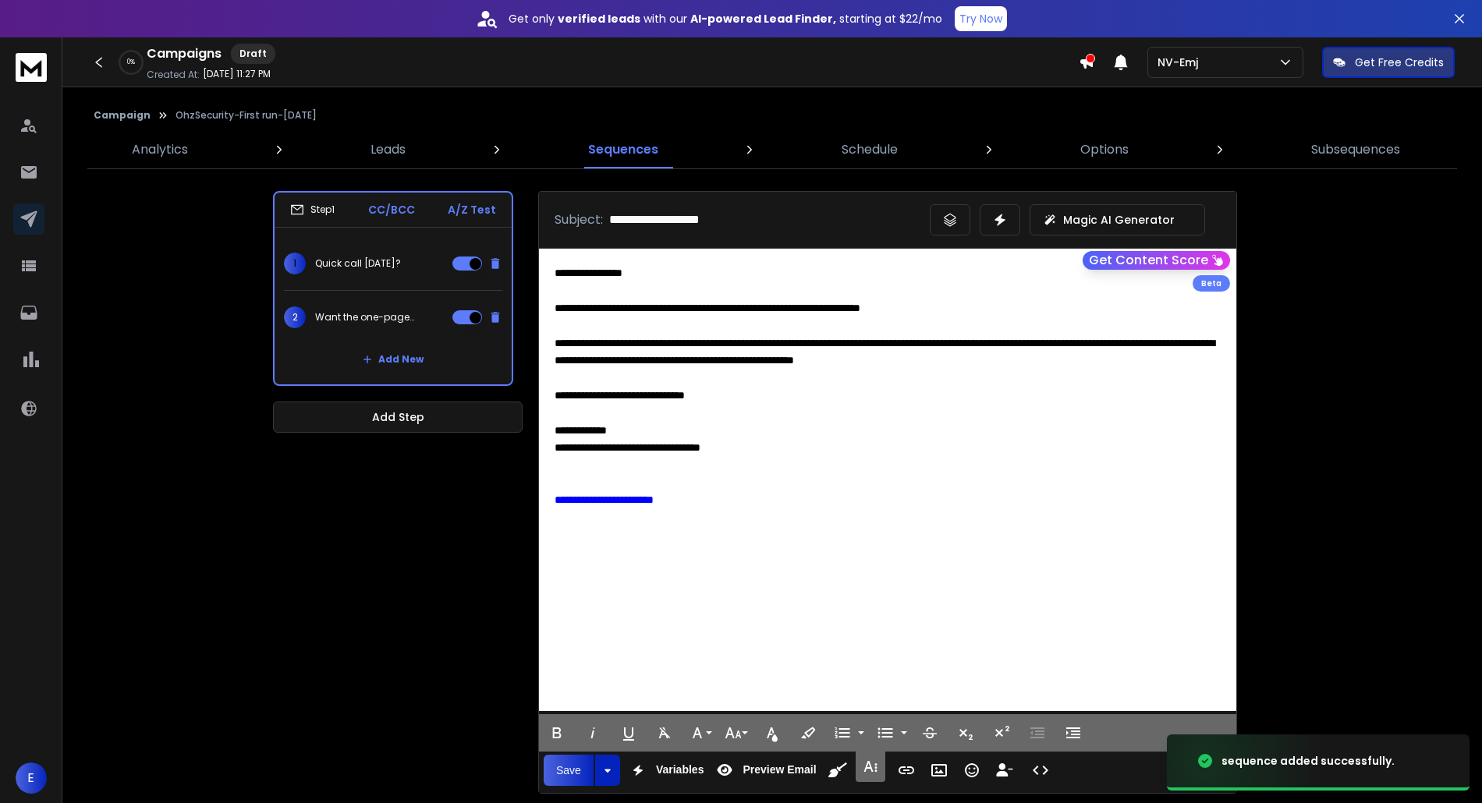
click at [372, 257] on p "Quick call [DATE]?" at bounding box center [358, 263] width 86 height 12
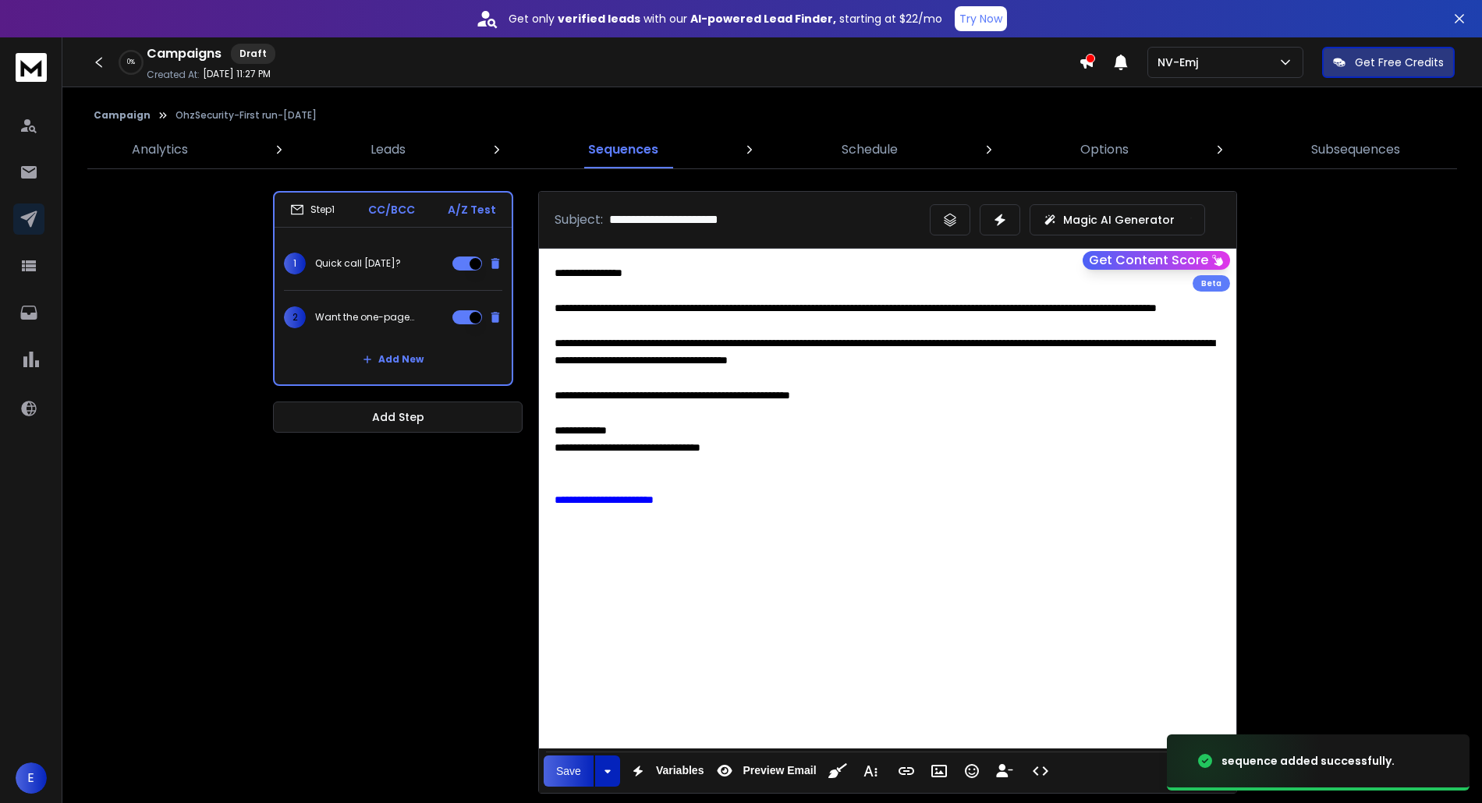
click at [388, 315] on p "Want the one-pager?" at bounding box center [365, 317] width 100 height 12
click at [388, 270] on div "1 Quick call next Monday?" at bounding box center [342, 264] width 117 height 22
type input "**********"
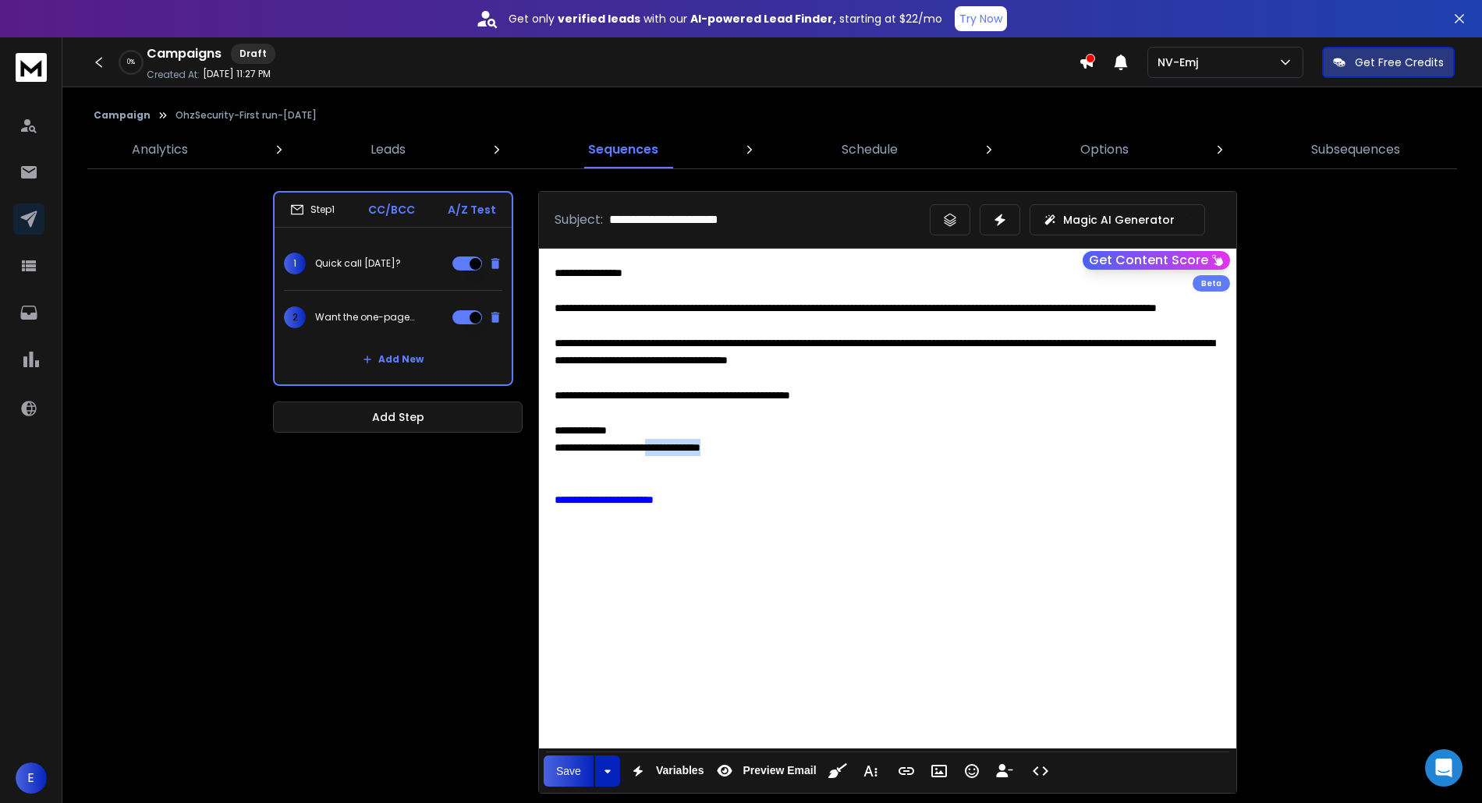
drag, startPoint x: 747, startPoint y: 466, endPoint x: 663, endPoint y: 466, distance: 84.2
click at [663, 456] on div "**********" at bounding box center [888, 447] width 666 height 17
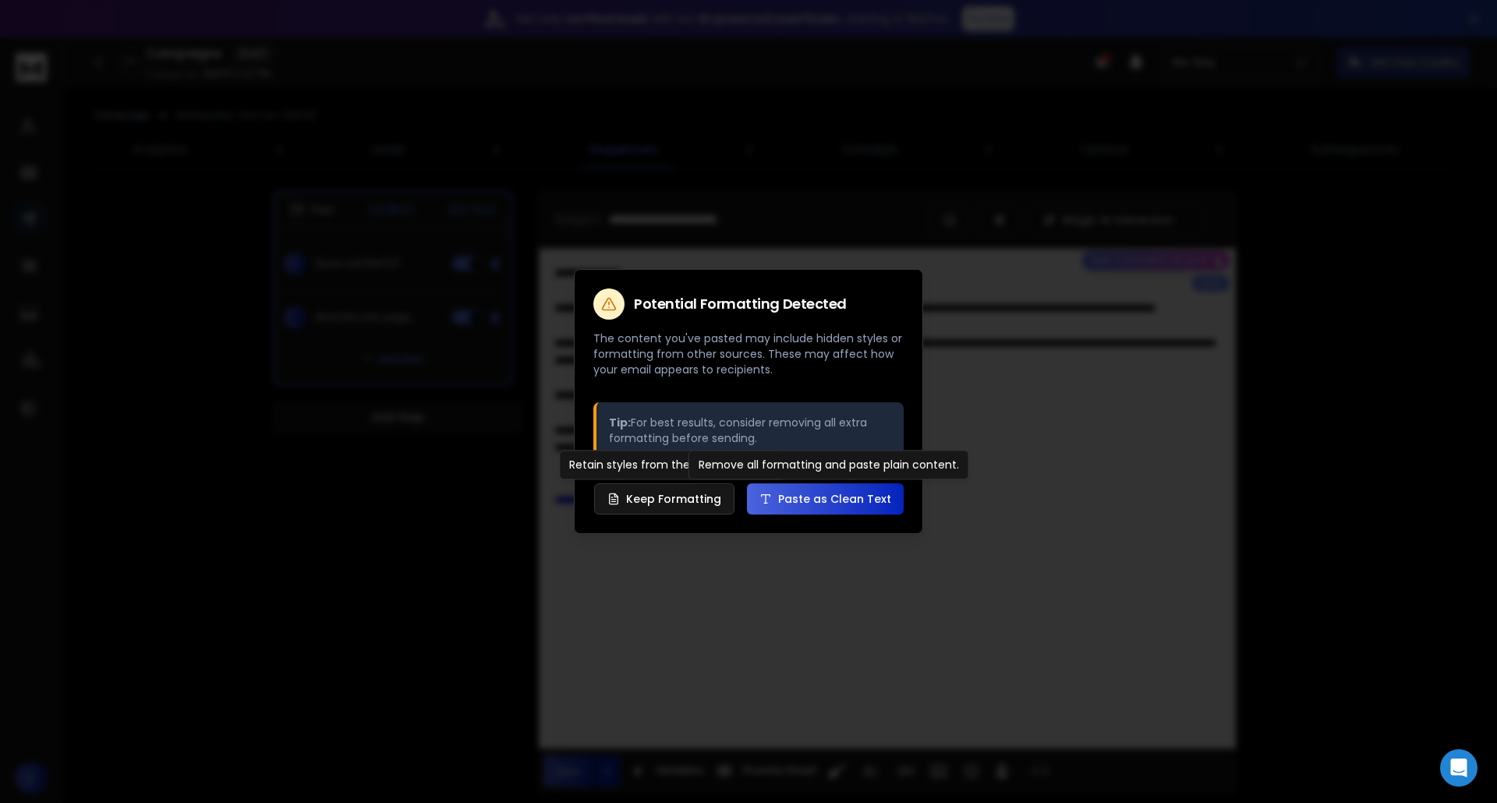
click at [810, 498] on button "Paste as Clean Text" at bounding box center [825, 499] width 157 height 31
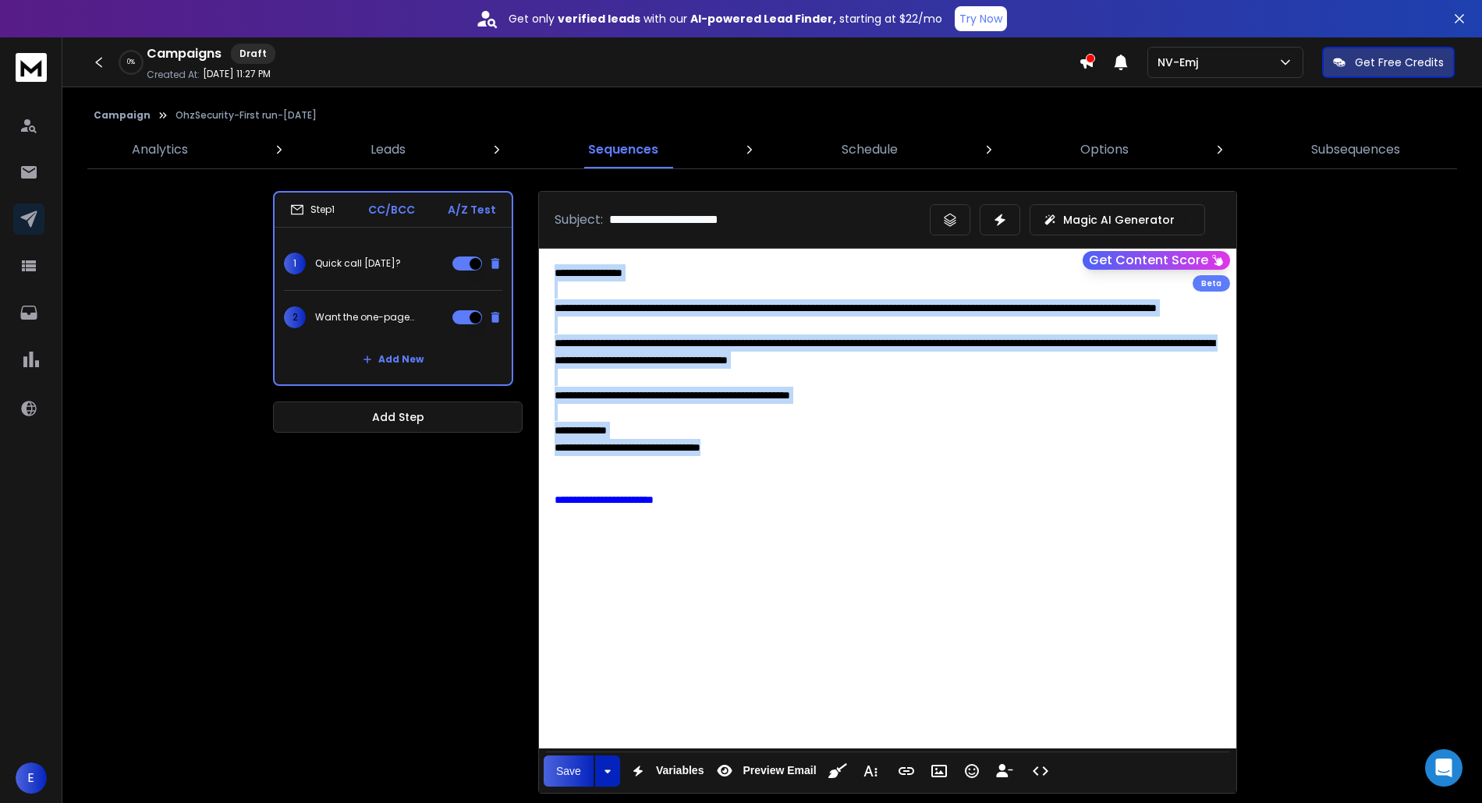
drag, startPoint x: 691, startPoint y: 465, endPoint x: 549, endPoint y: 268, distance: 242.4
click at [549, 268] on div "**********" at bounding box center [887, 499] width 697 height 500
click at [871, 768] on icon "button" at bounding box center [870, 771] width 19 height 19
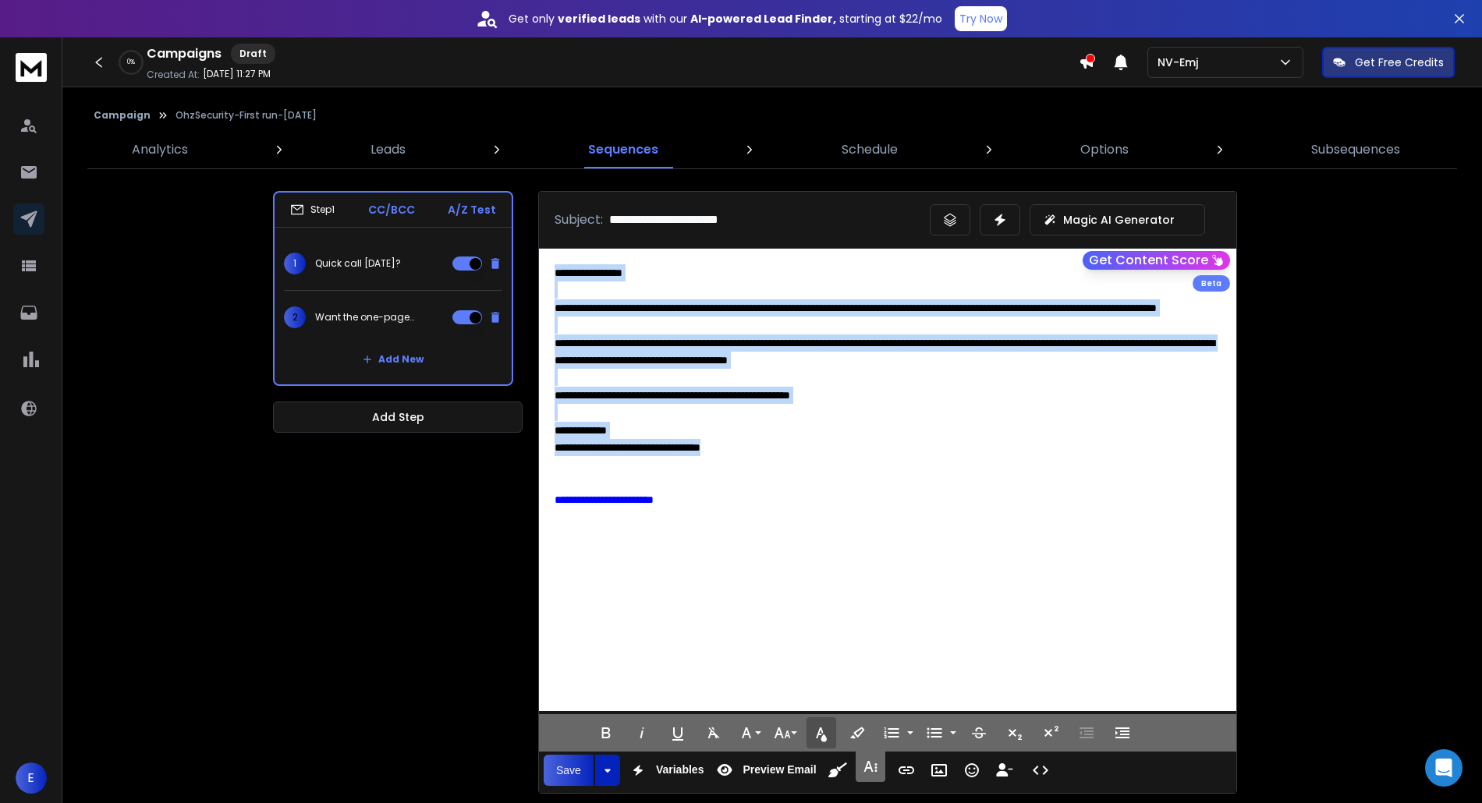
click at [814, 725] on icon "button" at bounding box center [821, 733] width 19 height 19
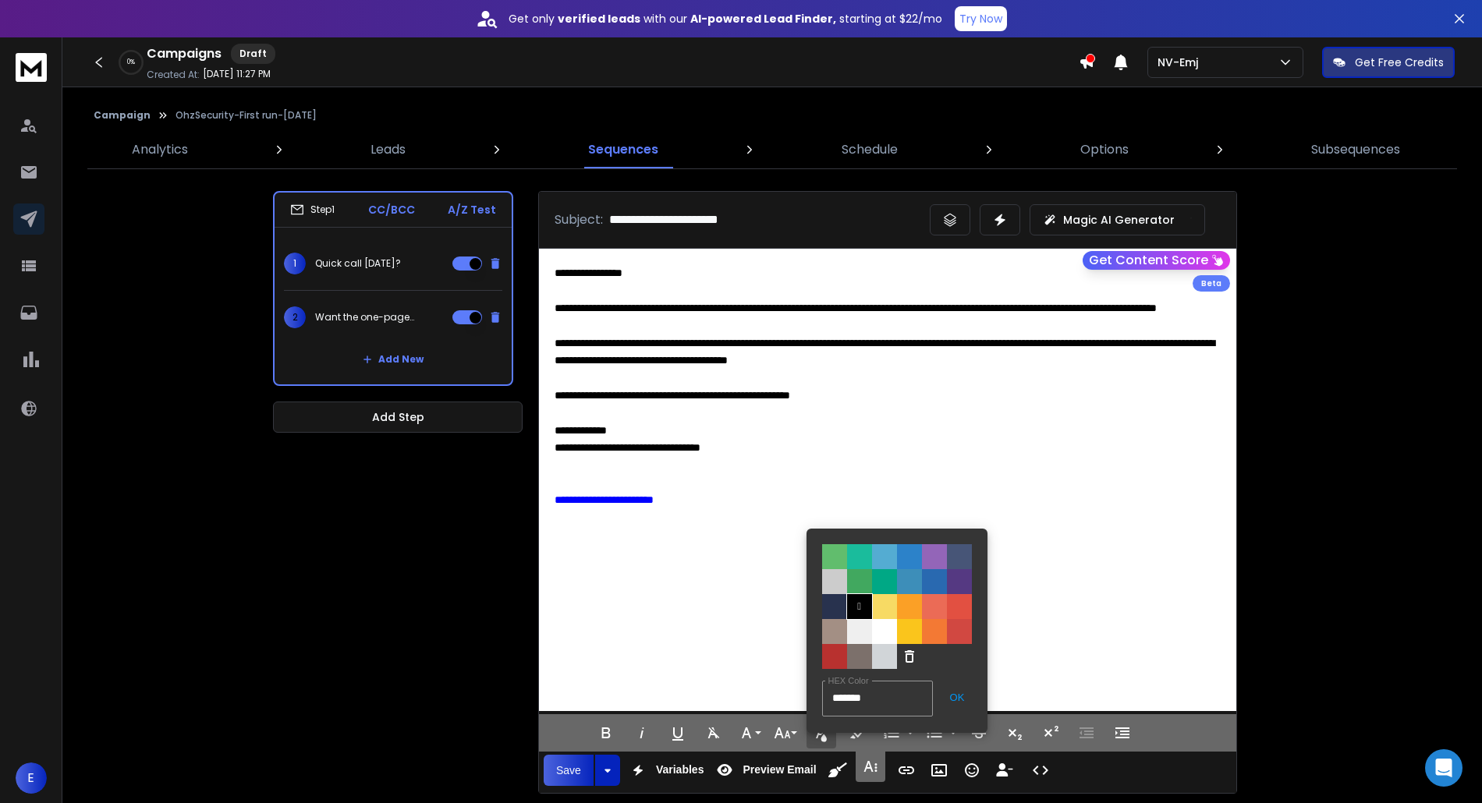
click at [863, 609] on span "" at bounding box center [859, 606] width 25 height 25
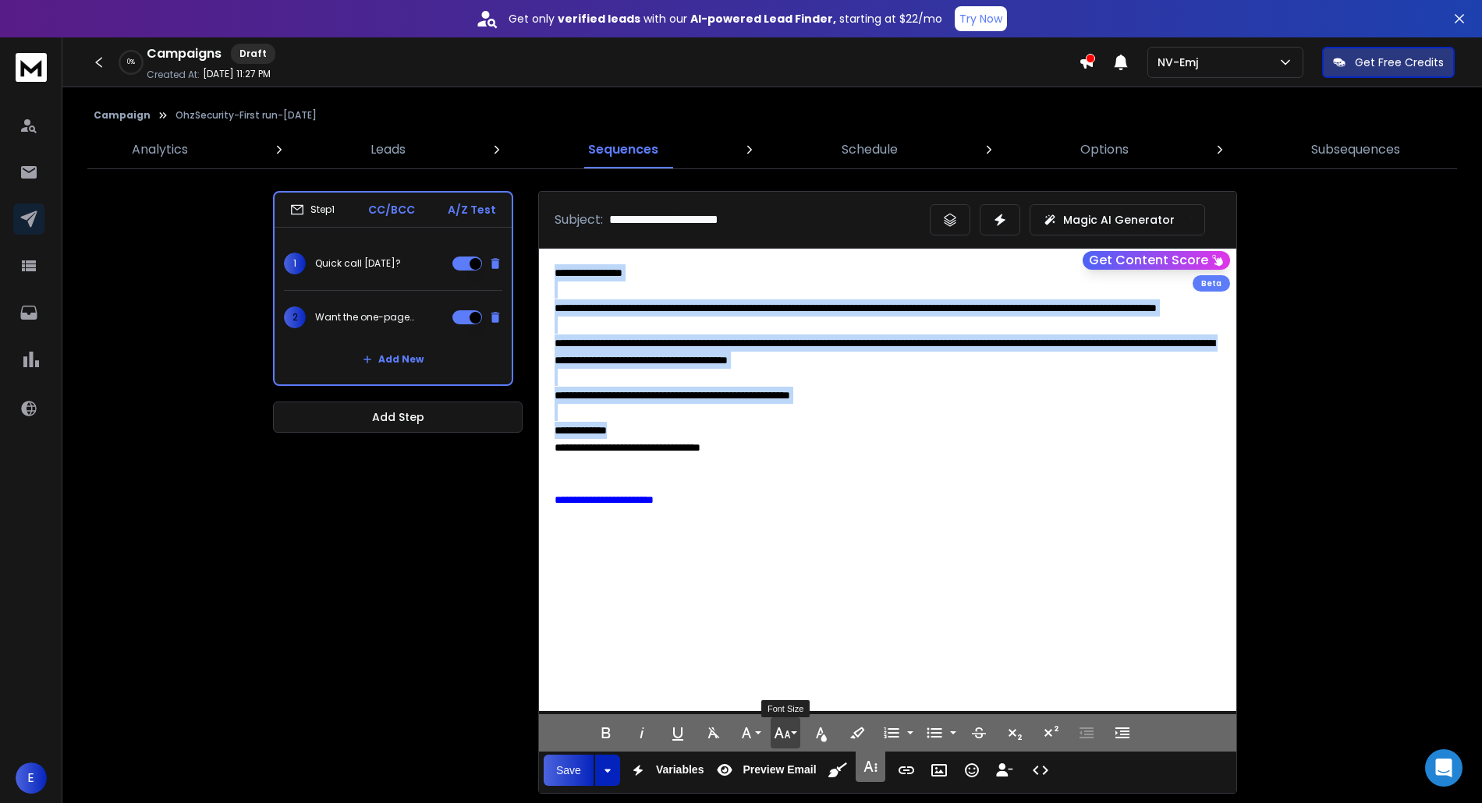
click at [784, 728] on icon "button" at bounding box center [782, 733] width 19 height 19
click at [803, 544] on link "14" at bounding box center [799, 549] width 56 height 23
click at [740, 733] on icon "button" at bounding box center [746, 733] width 19 height 19
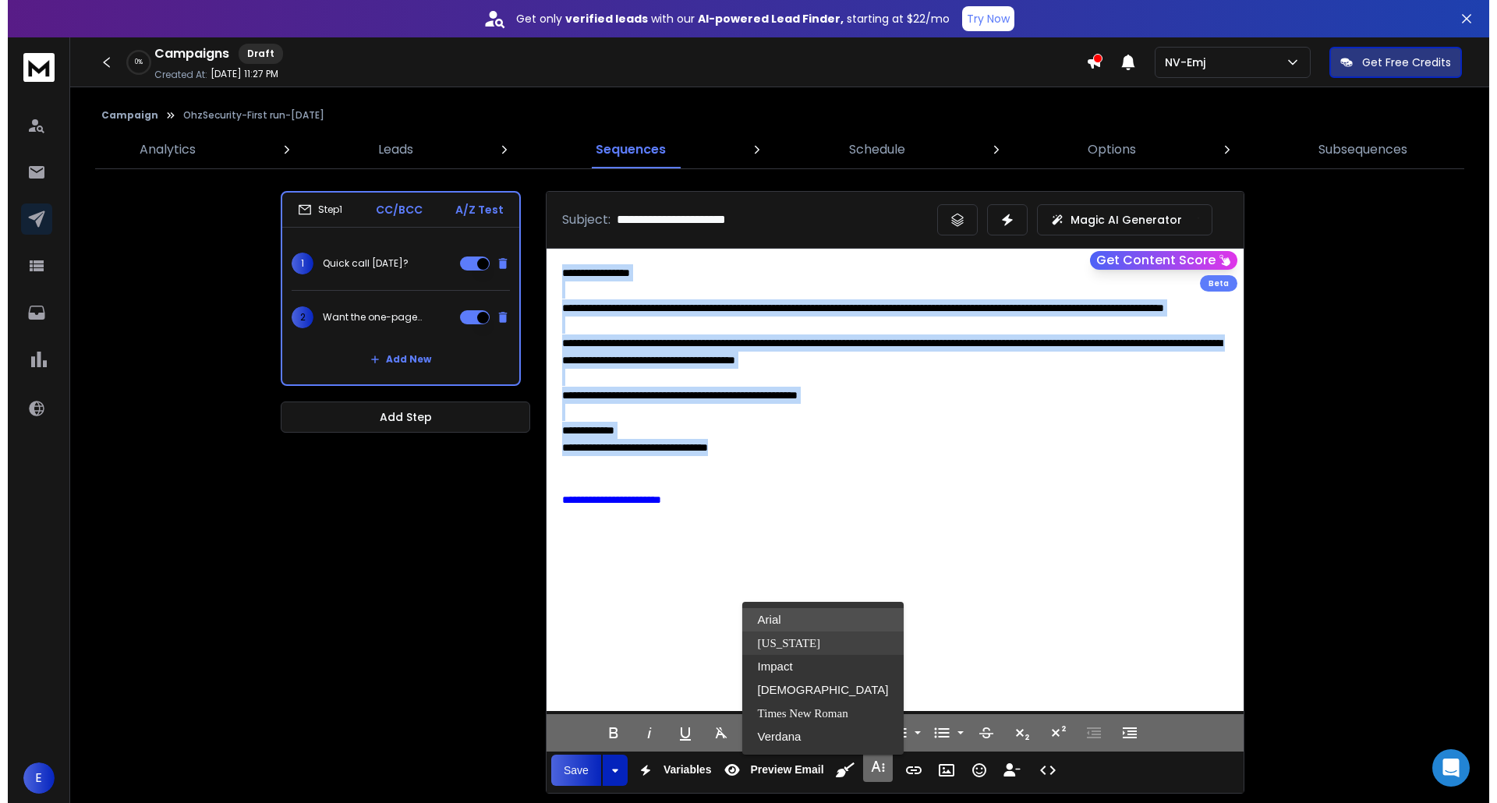
scroll to position [0, 0]
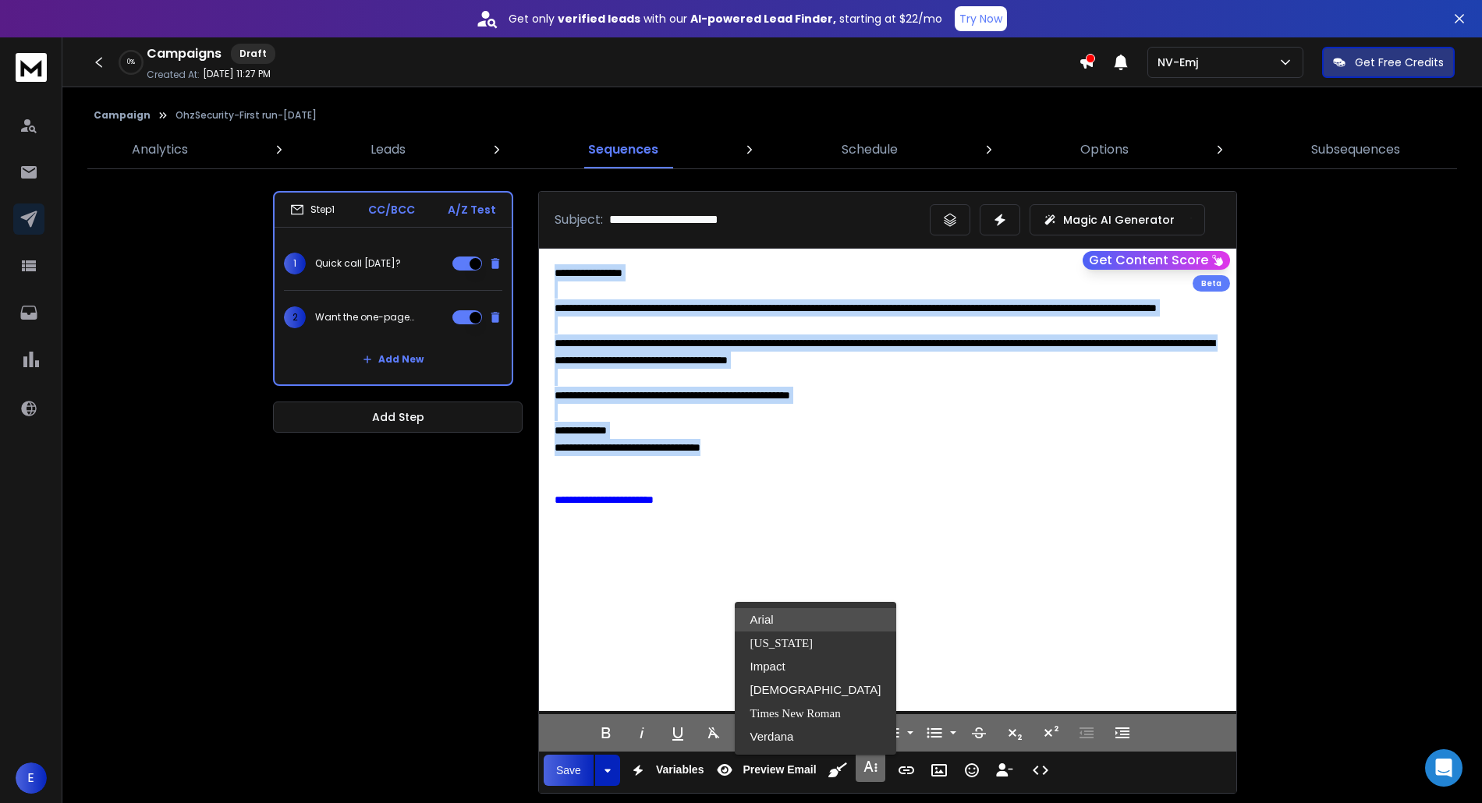
click at [778, 615] on link "Arial" at bounding box center [816, 619] width 162 height 23
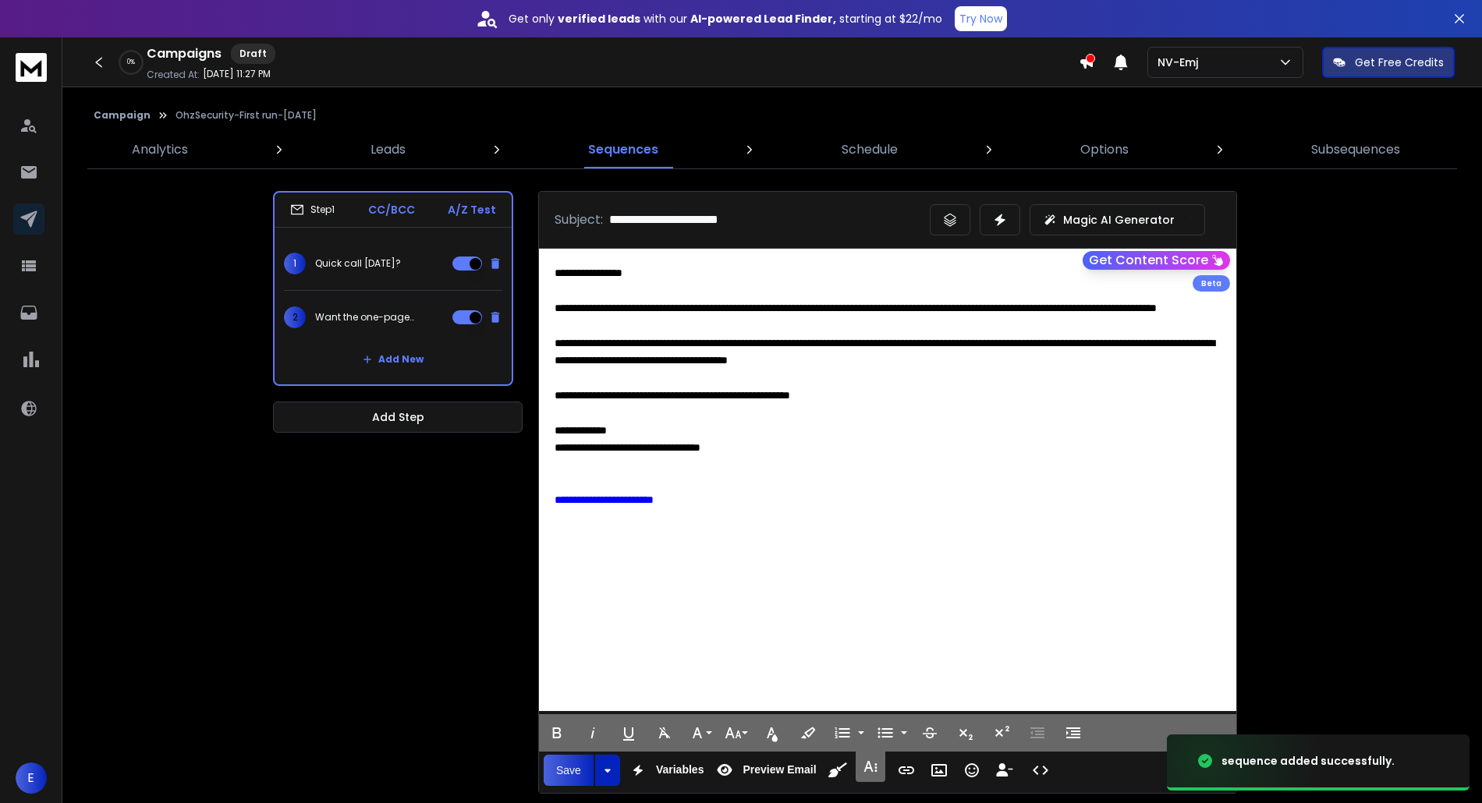
click at [797, 456] on div "**********" at bounding box center [888, 447] width 666 height 17
click at [671, 421] on div at bounding box center [888, 412] width 666 height 17
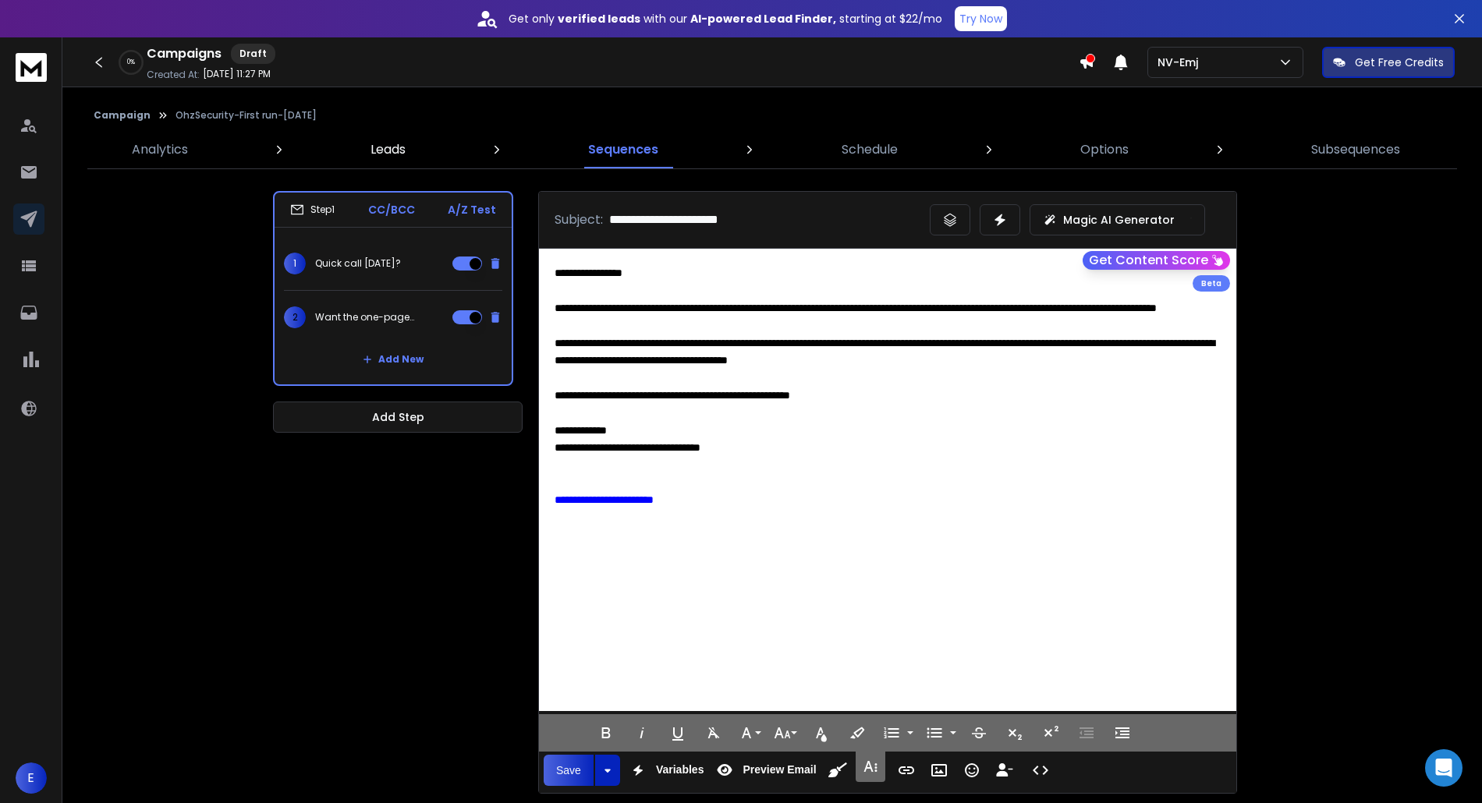
click at [399, 145] on p "Leads" at bounding box center [387, 149] width 35 height 19
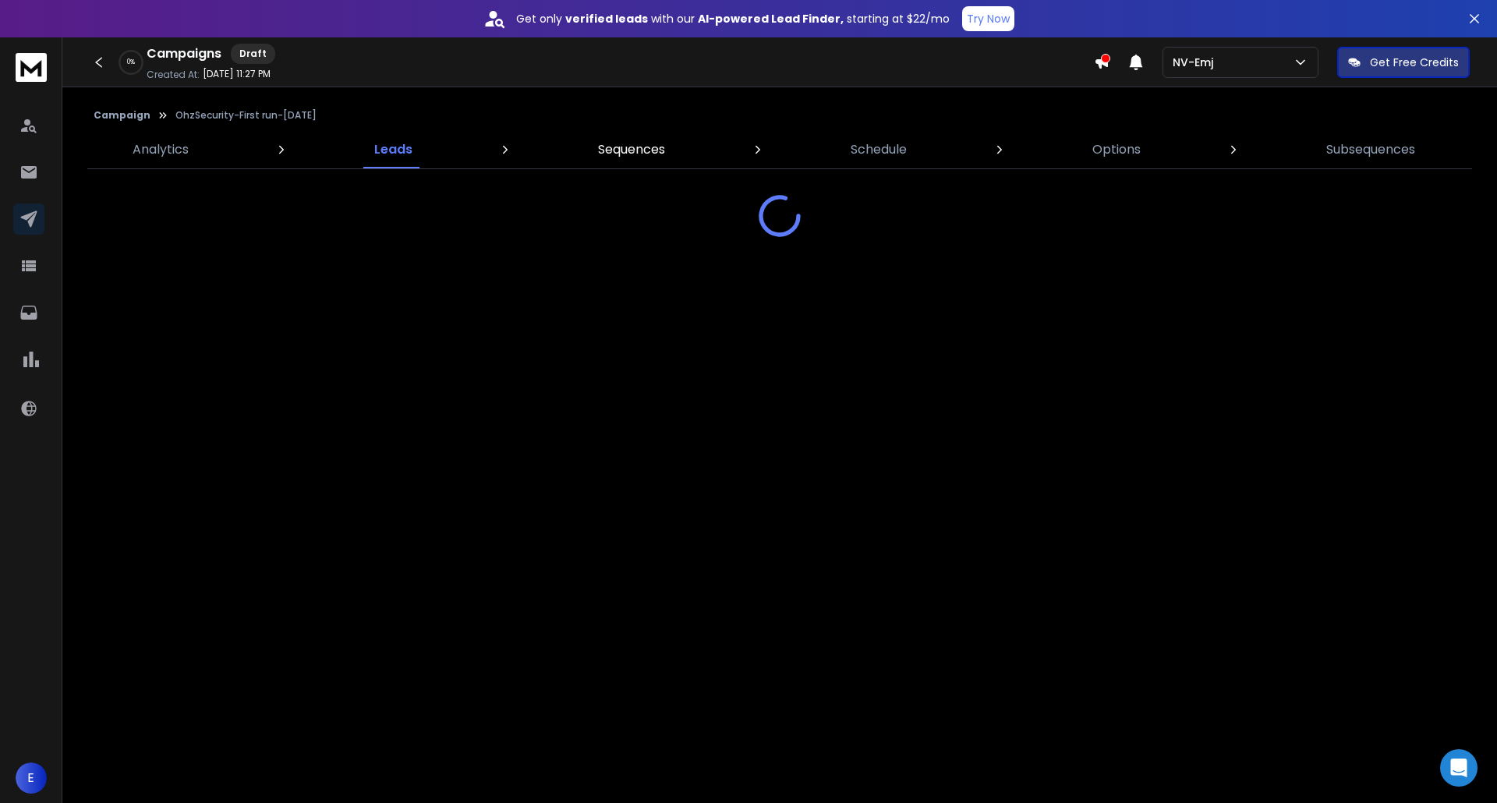
click at [634, 140] on p "Sequences" at bounding box center [631, 149] width 67 height 19
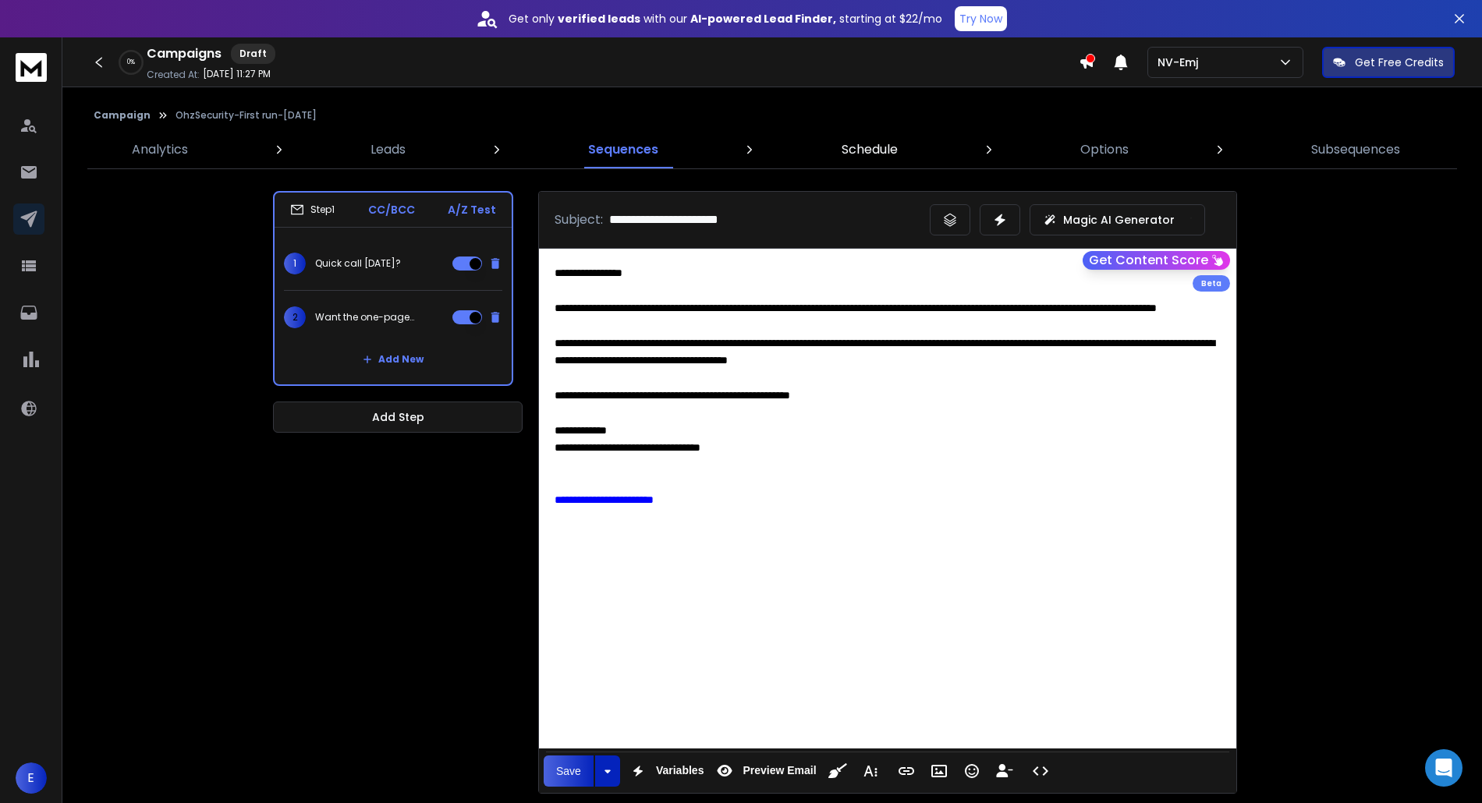
click at [862, 153] on p "Schedule" at bounding box center [870, 149] width 56 height 19
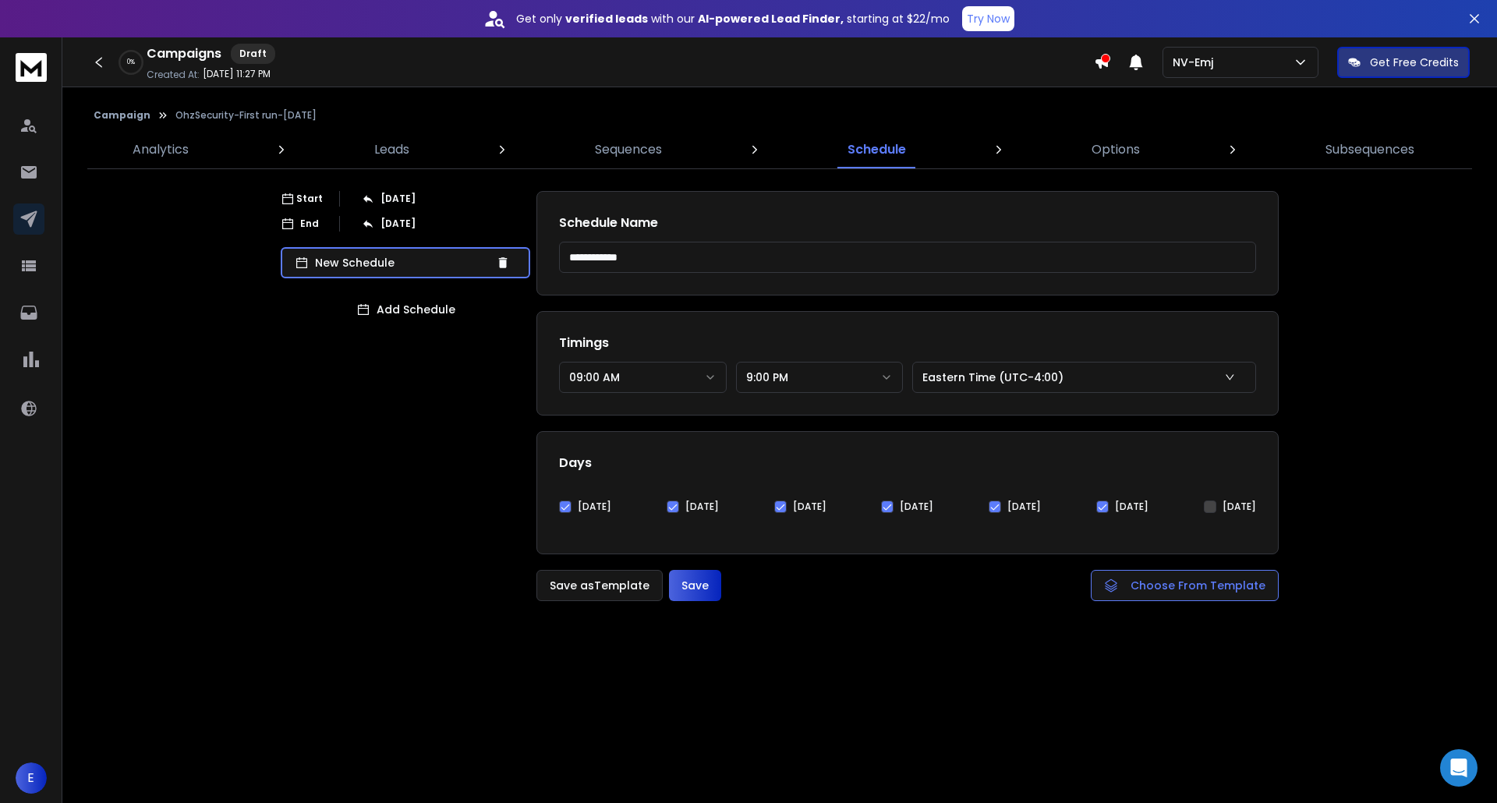
click at [416, 198] on p "Wed Aug 06 2025" at bounding box center [398, 199] width 35 height 12
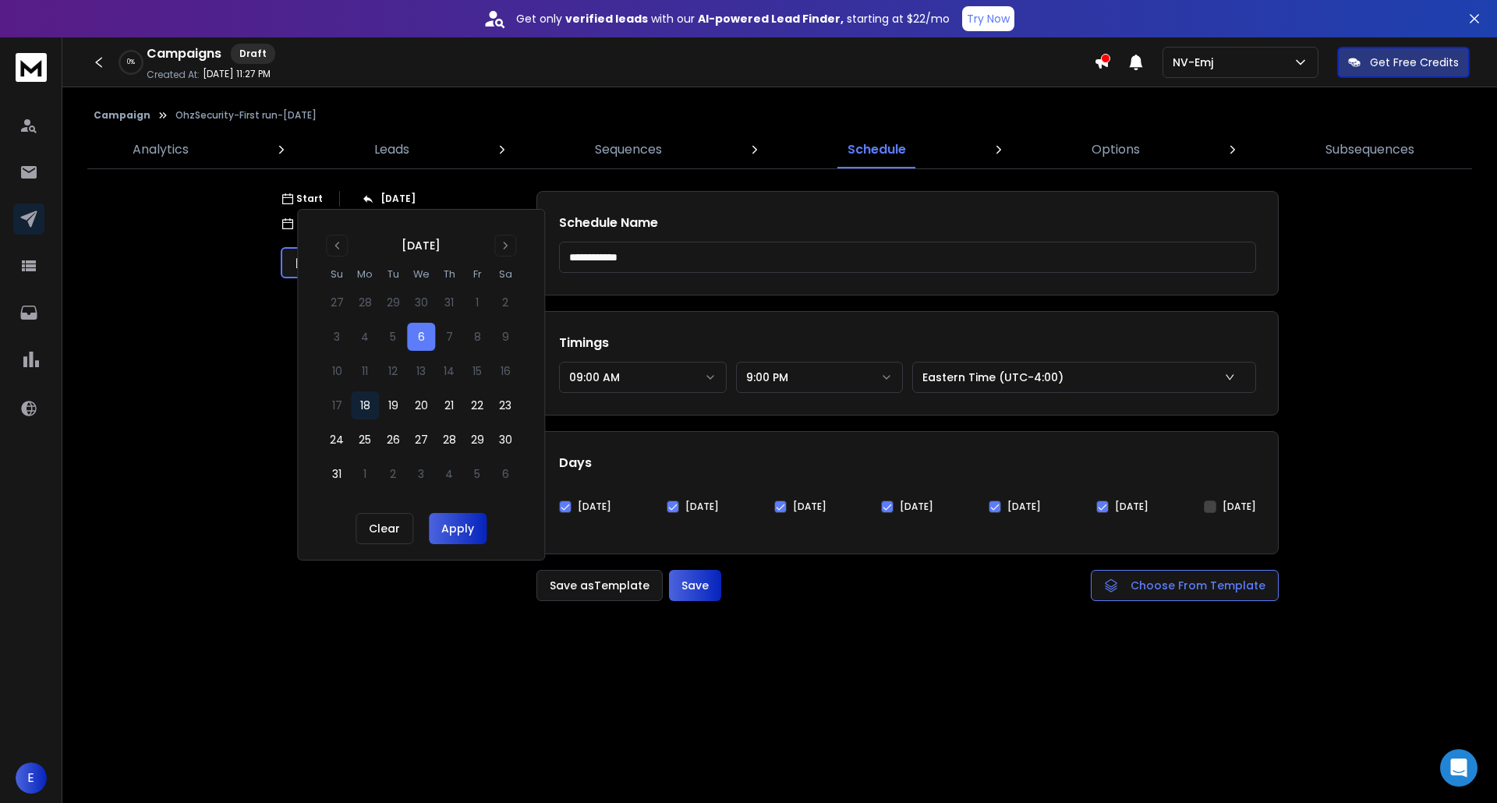
click at [362, 409] on button "18" at bounding box center [365, 406] width 28 height 28
click at [468, 537] on button "Apply" at bounding box center [458, 528] width 58 height 31
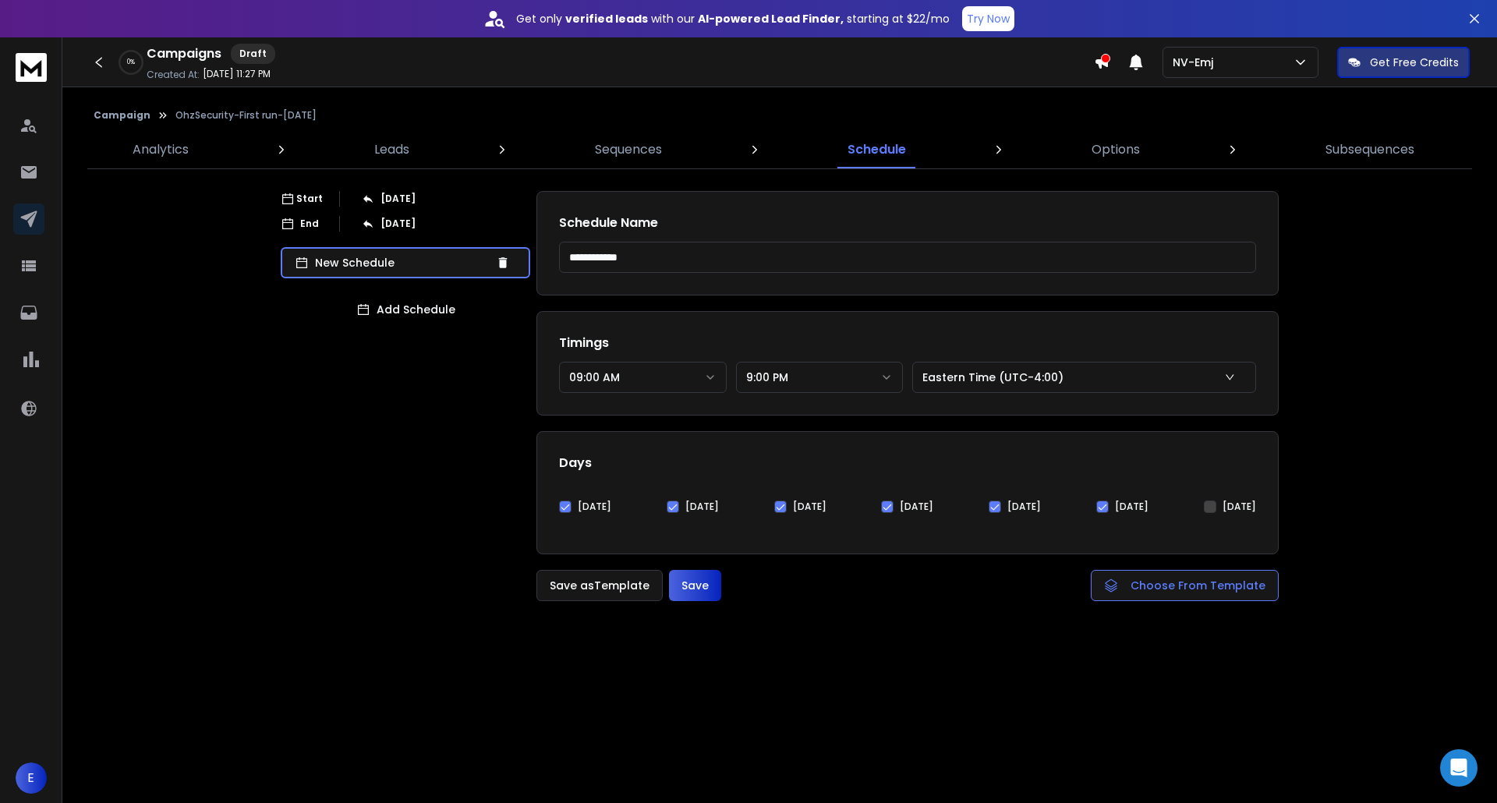
click at [416, 218] on p "Sat Jan 31 2026" at bounding box center [398, 224] width 35 height 12
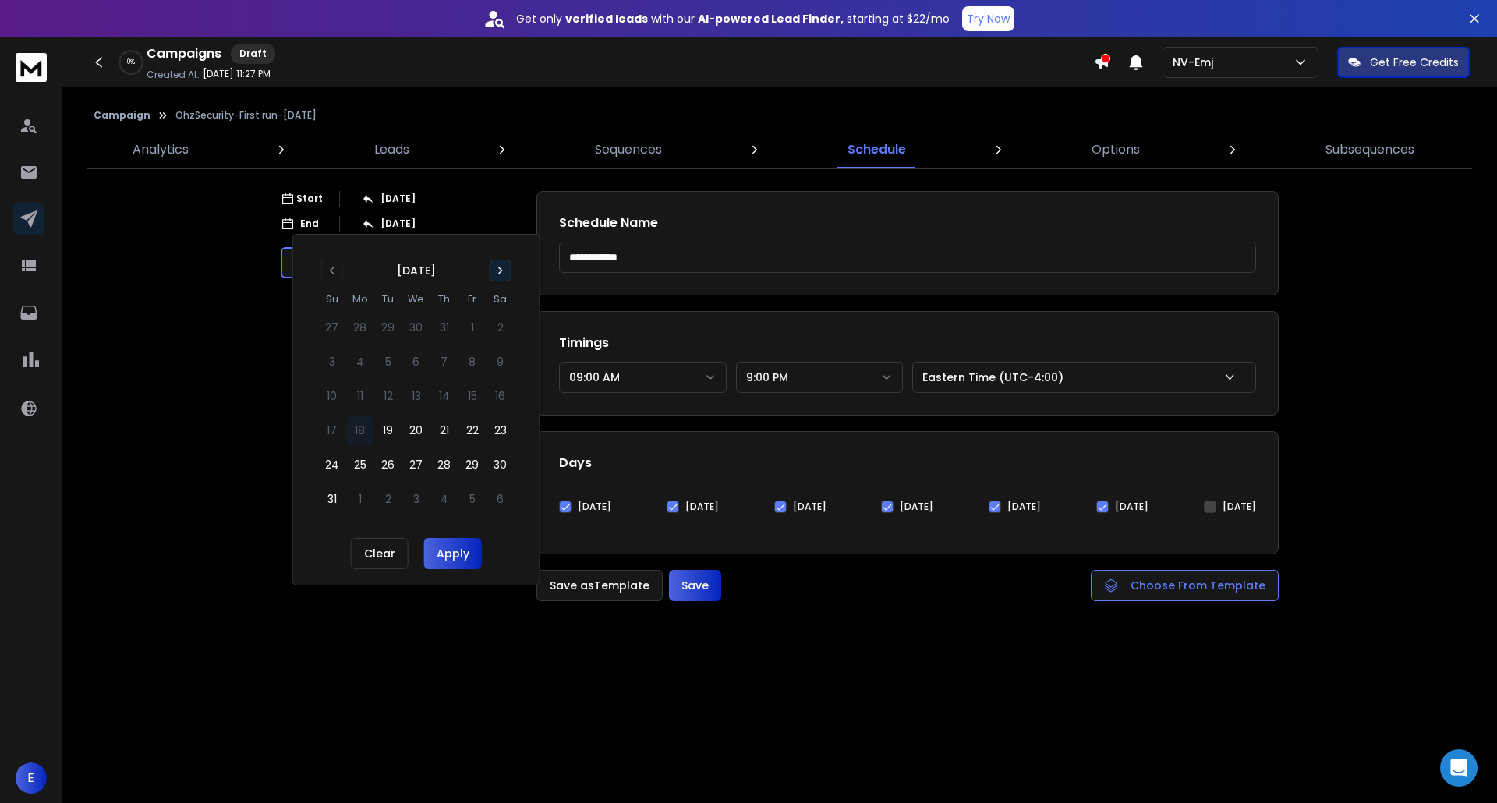
click at [504, 275] on icon "Go to next month" at bounding box center [500, 270] width 12 height 12
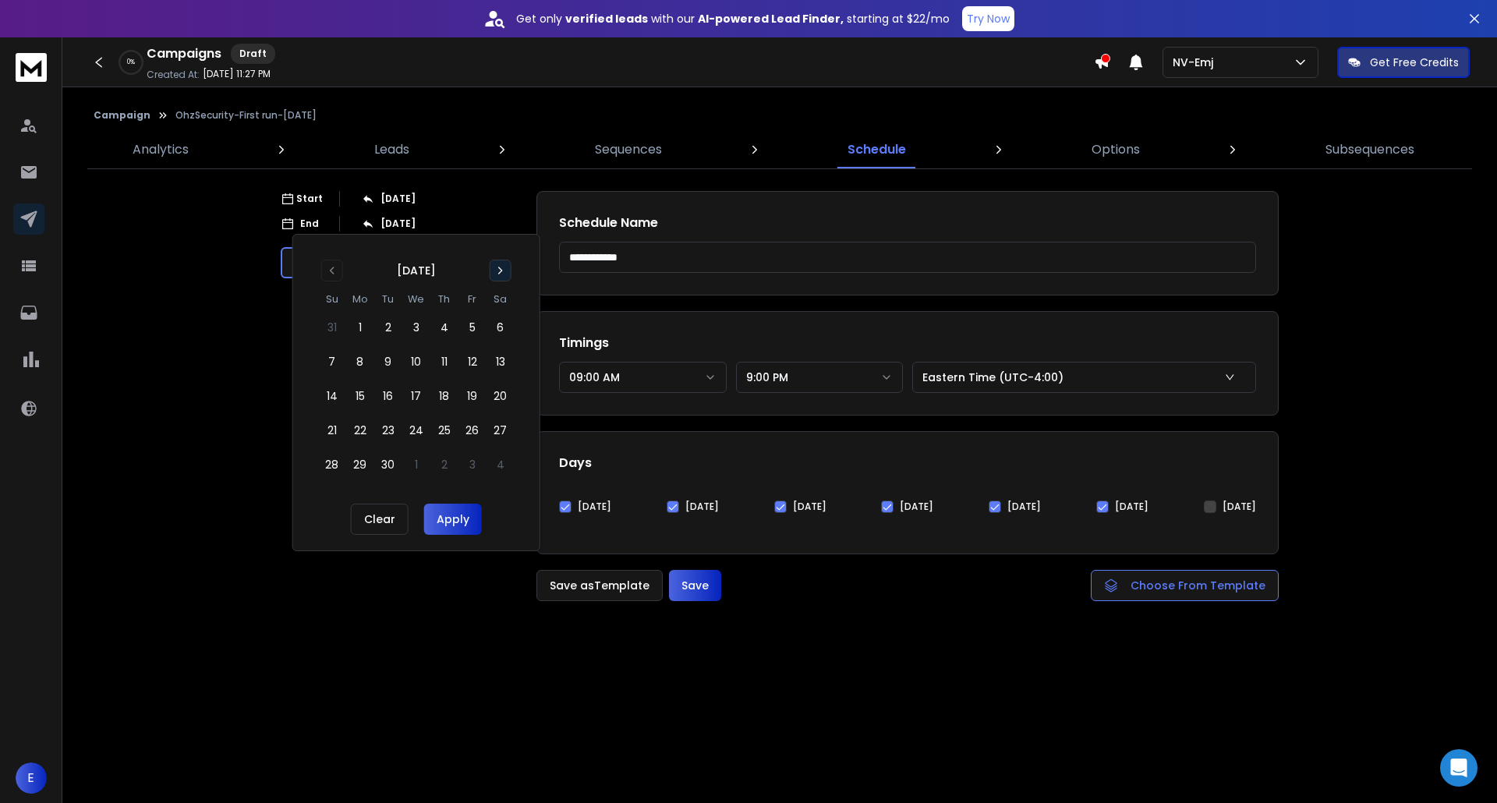
click at [500, 278] on button "Go to next month" at bounding box center [501, 271] width 22 height 22
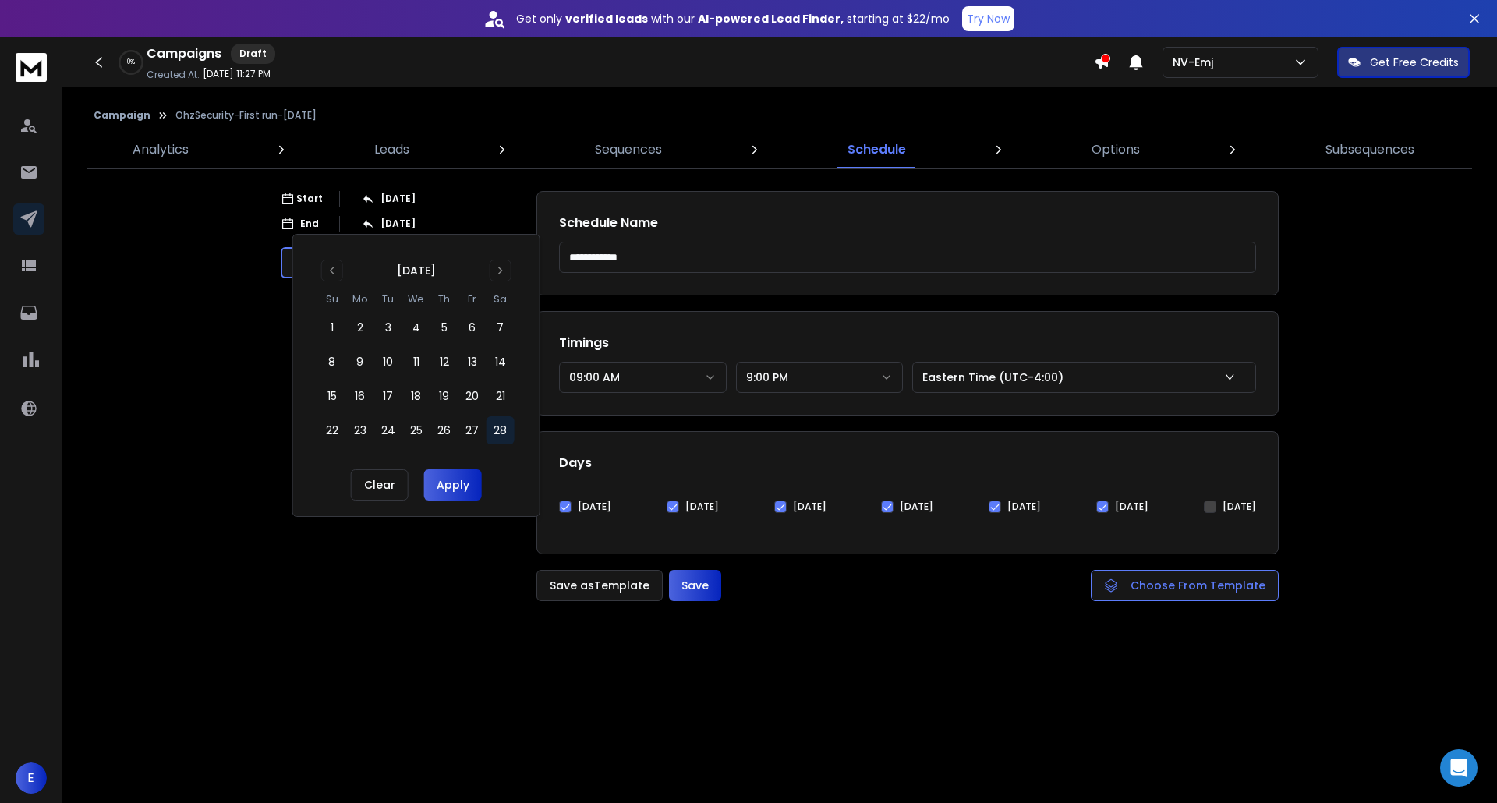
click at [507, 431] on button "28" at bounding box center [501, 430] width 28 height 28
click at [462, 490] on button "Apply" at bounding box center [453, 484] width 58 height 31
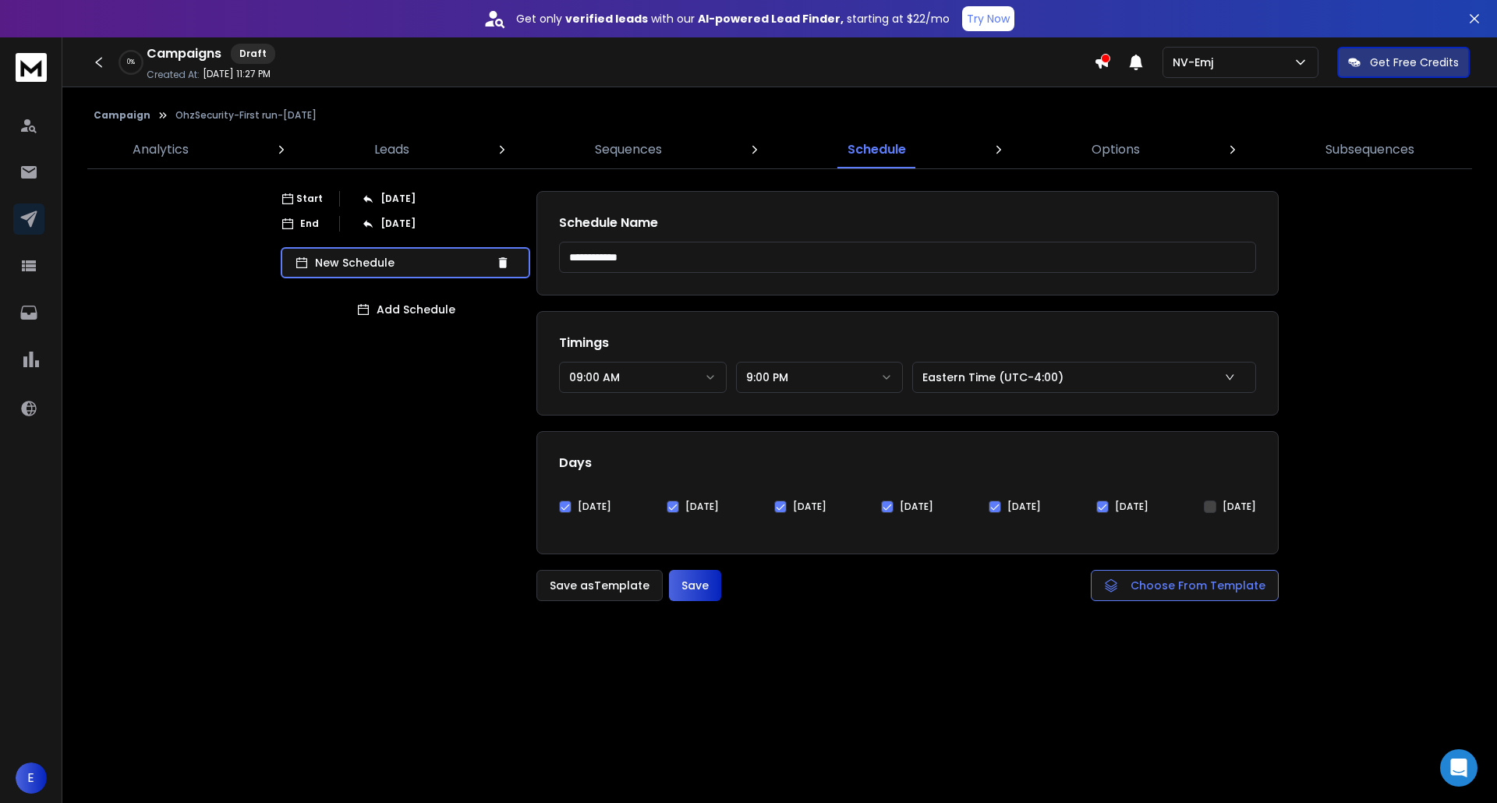
click at [700, 590] on button "Save" at bounding box center [695, 585] width 52 height 31
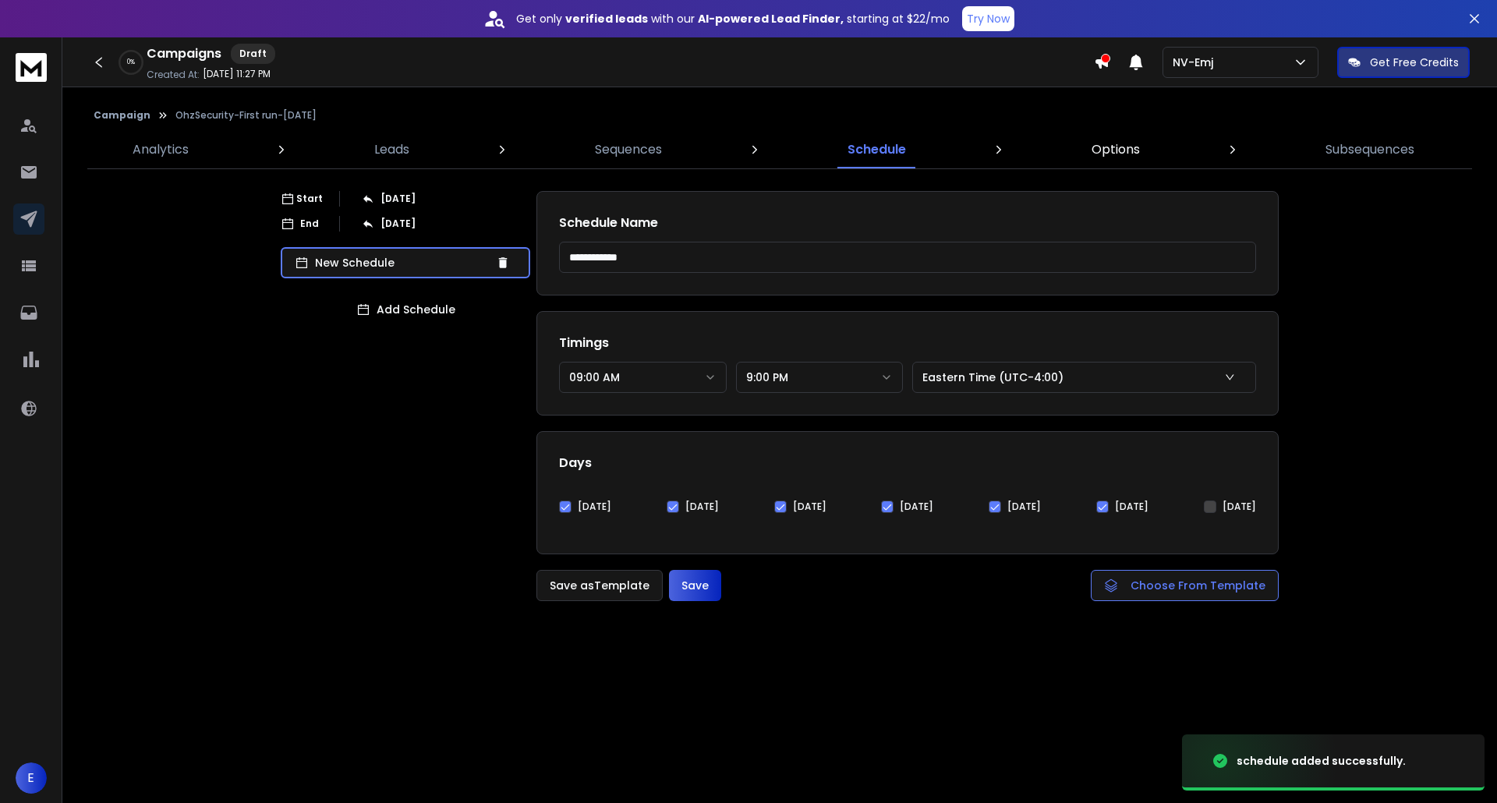
click at [1109, 151] on p "Options" at bounding box center [1116, 149] width 48 height 19
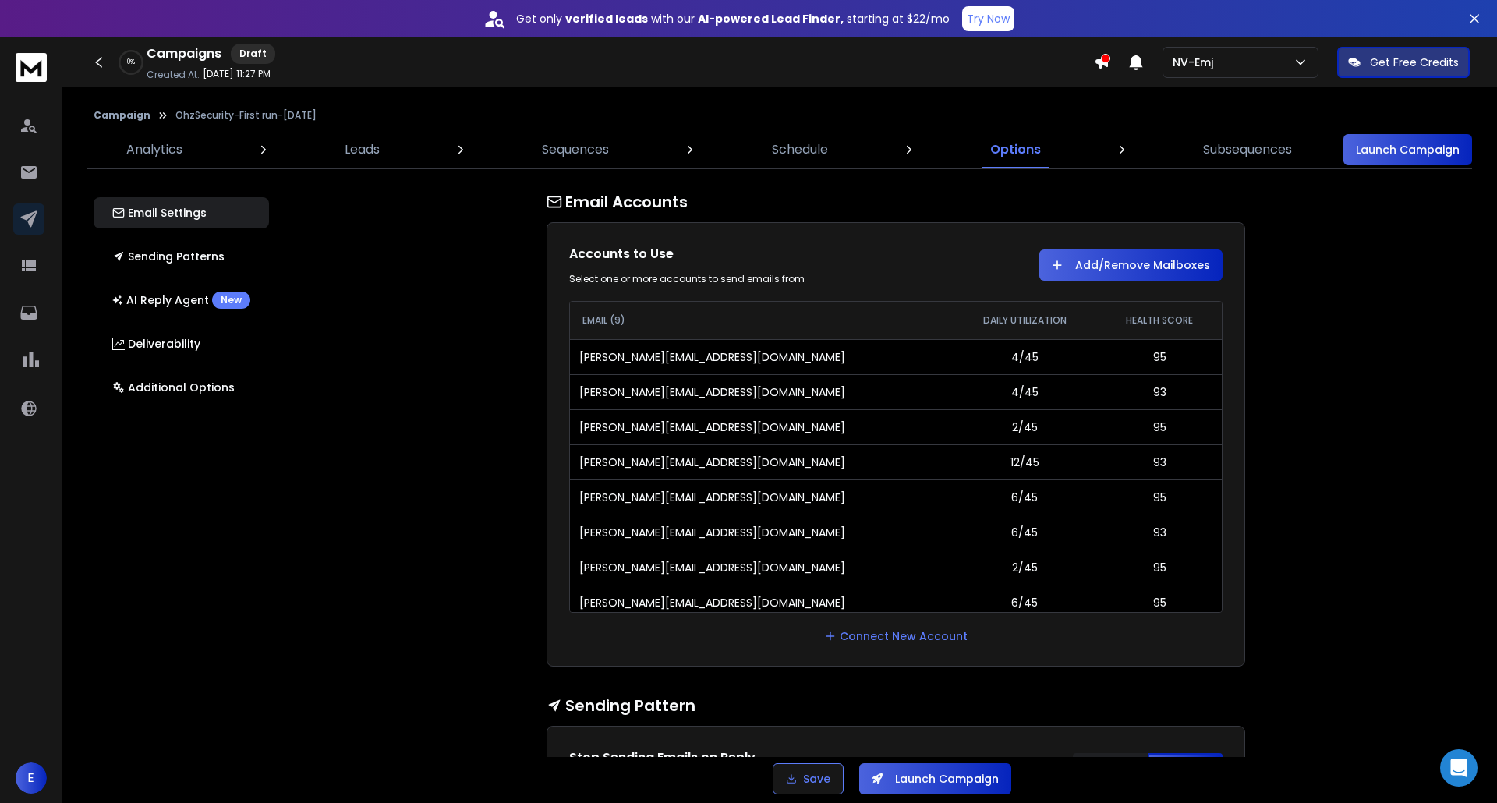
click at [1111, 253] on button "Add/Remove Mailboxes" at bounding box center [1131, 265] width 183 height 31
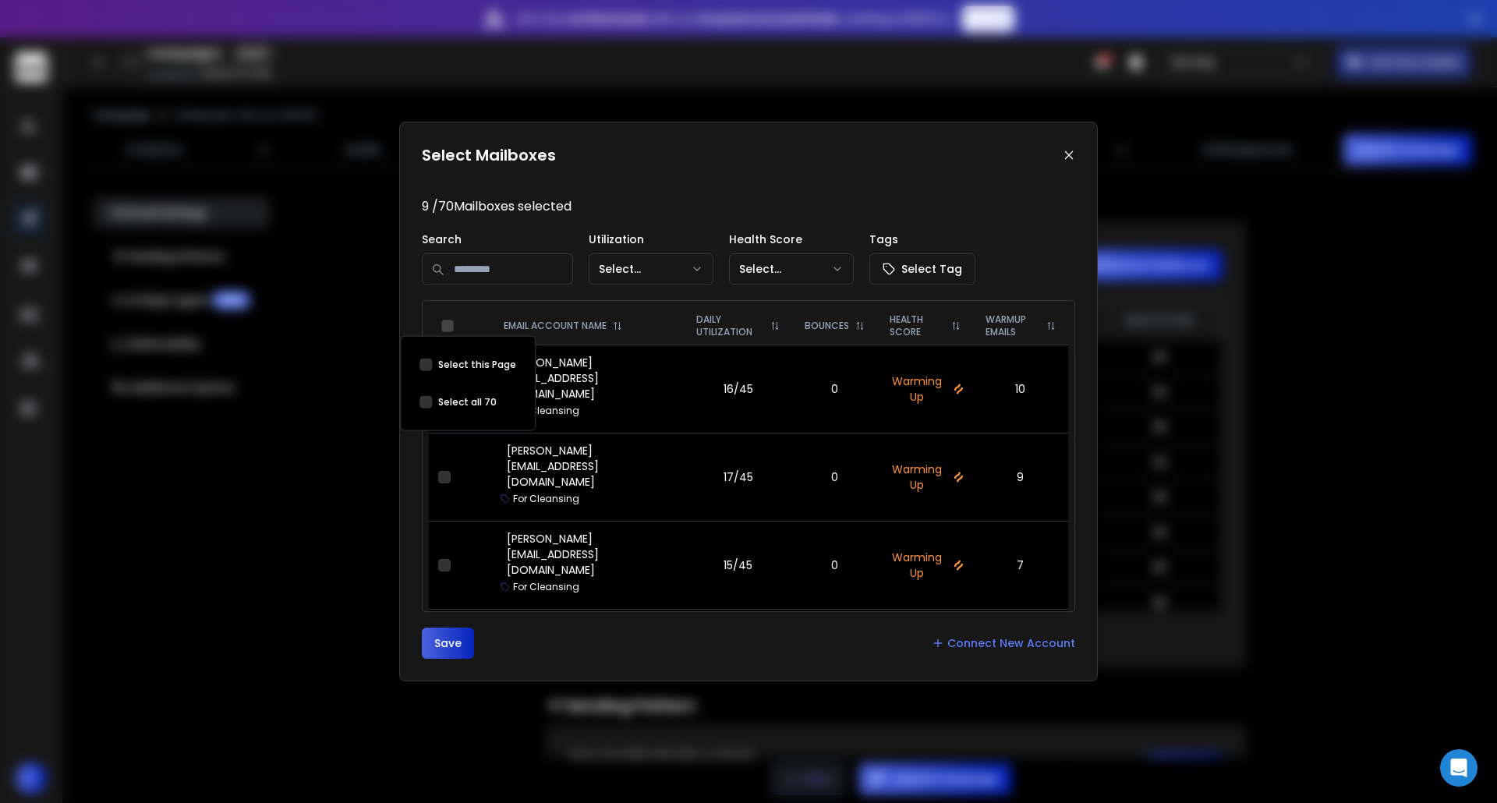
click at [425, 403] on button "Select this Page" at bounding box center [426, 402] width 12 height 12
click at [491, 273] on input at bounding box center [497, 268] width 151 height 31
paste input "**********"
type input "**********"
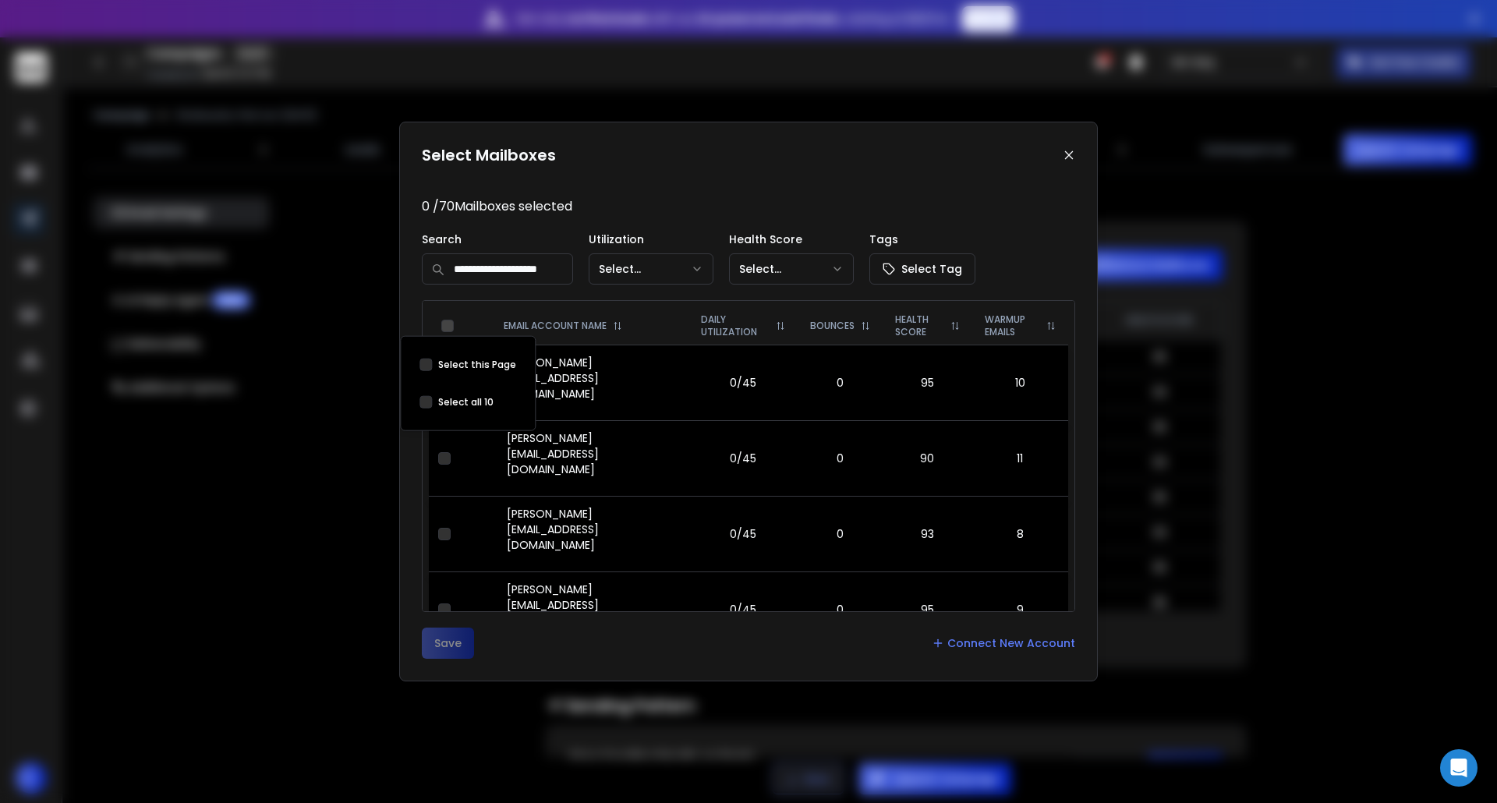
click at [427, 400] on button "Select this Page" at bounding box center [426, 402] width 12 height 12
click at [448, 647] on button "Save" at bounding box center [448, 643] width 52 height 31
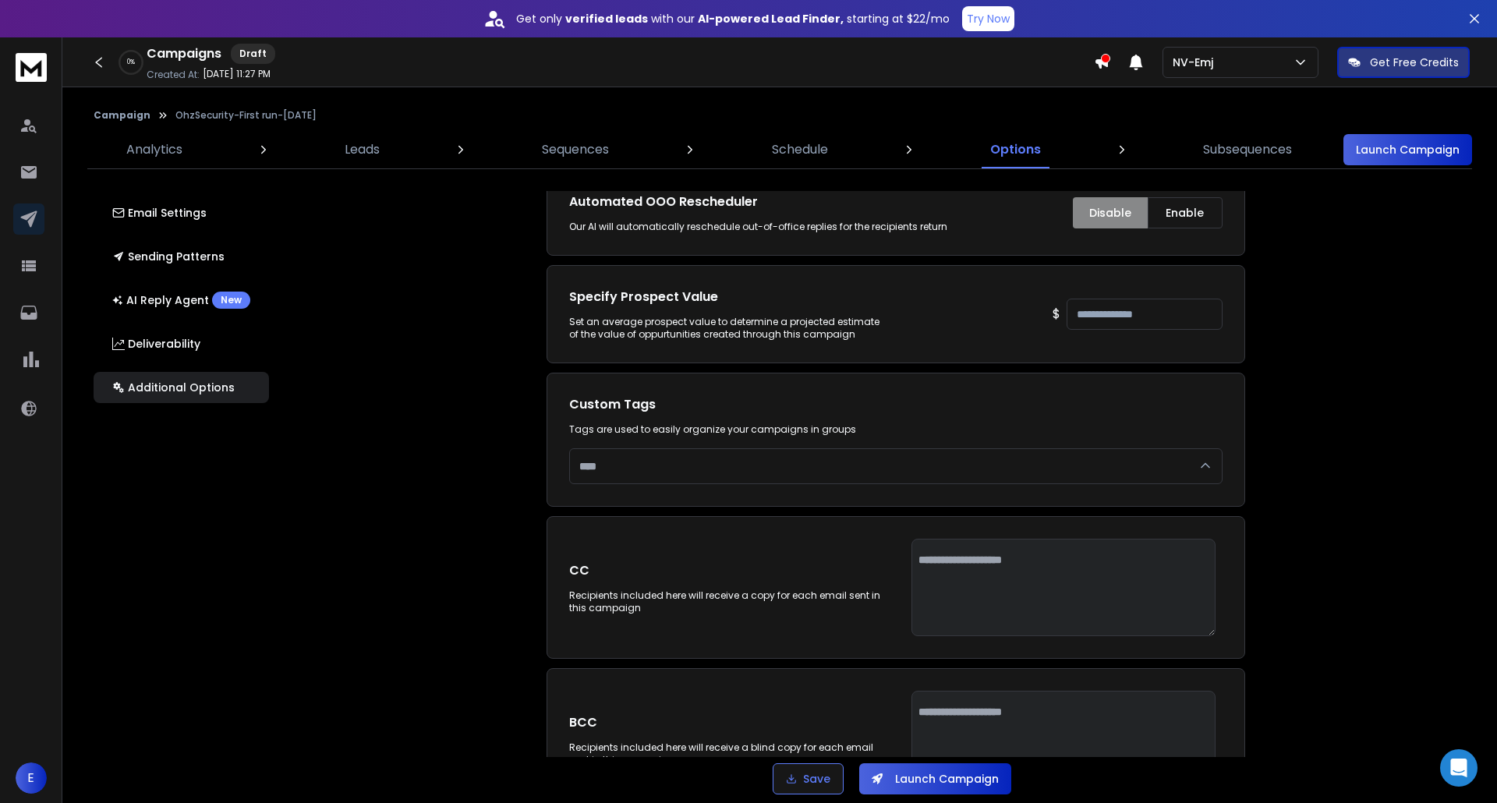
scroll to position [2942, 0]
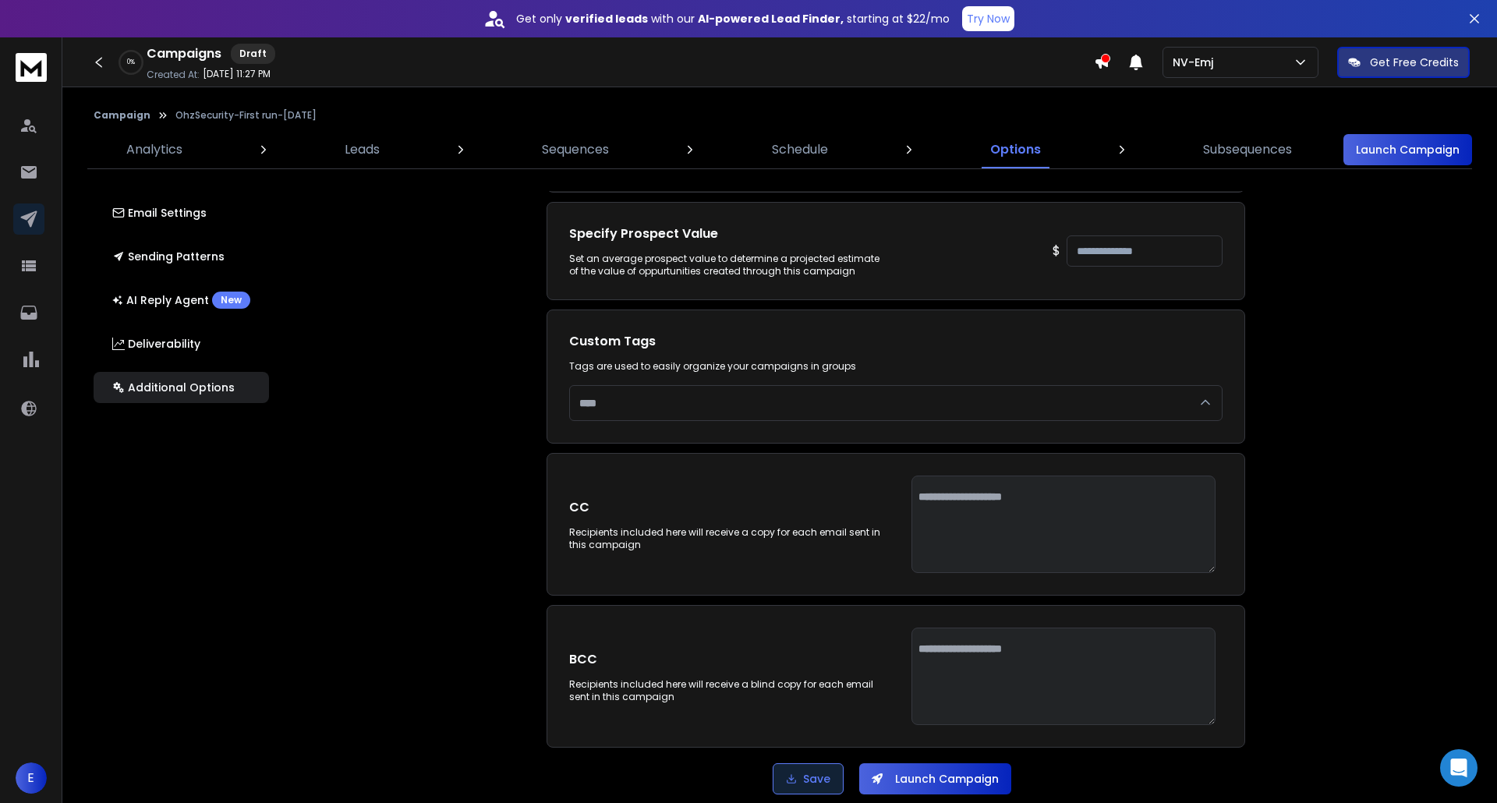
click at [795, 774] on icon "submit" at bounding box center [791, 779] width 11 height 11
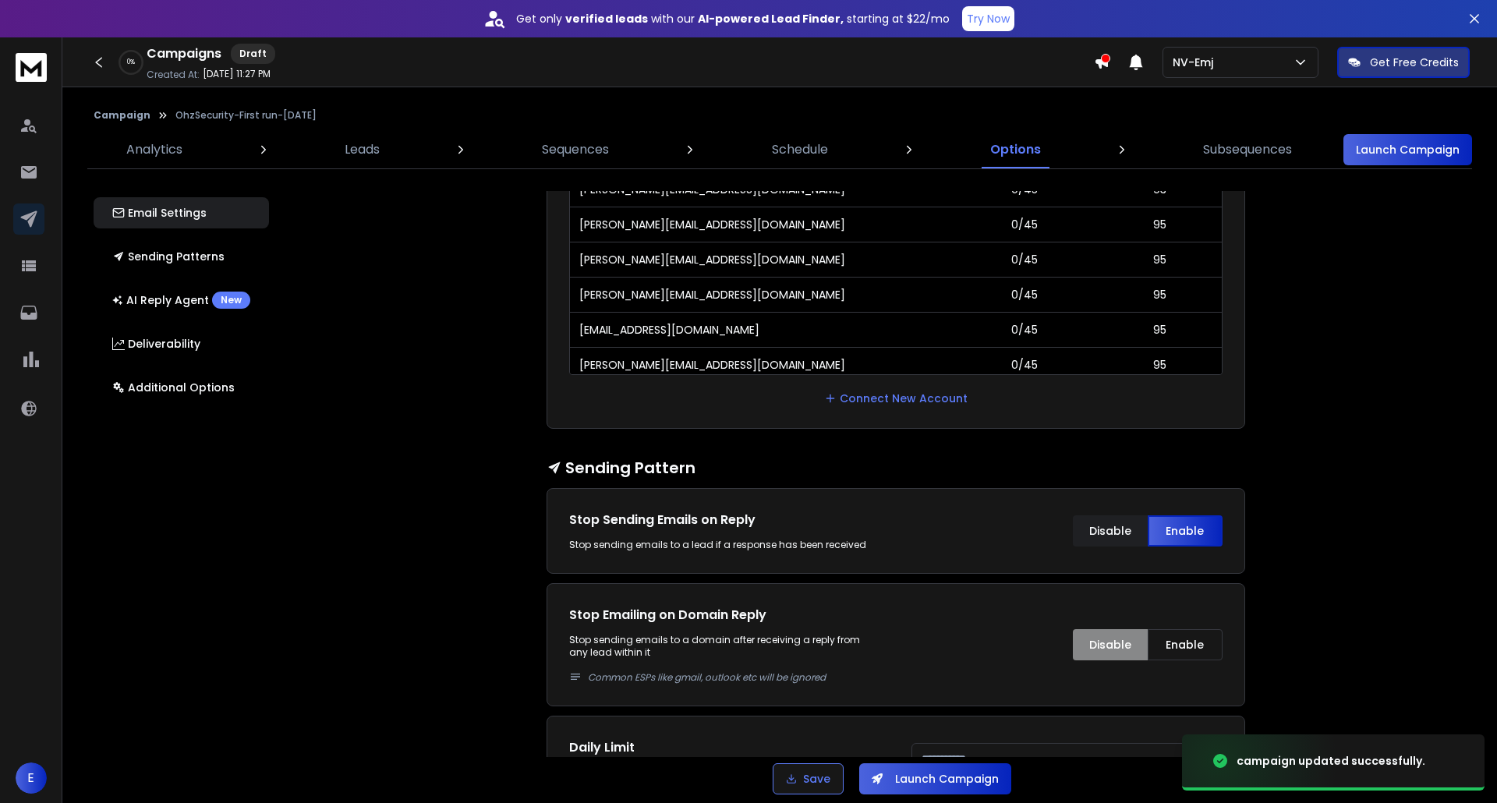
scroll to position [0, 0]
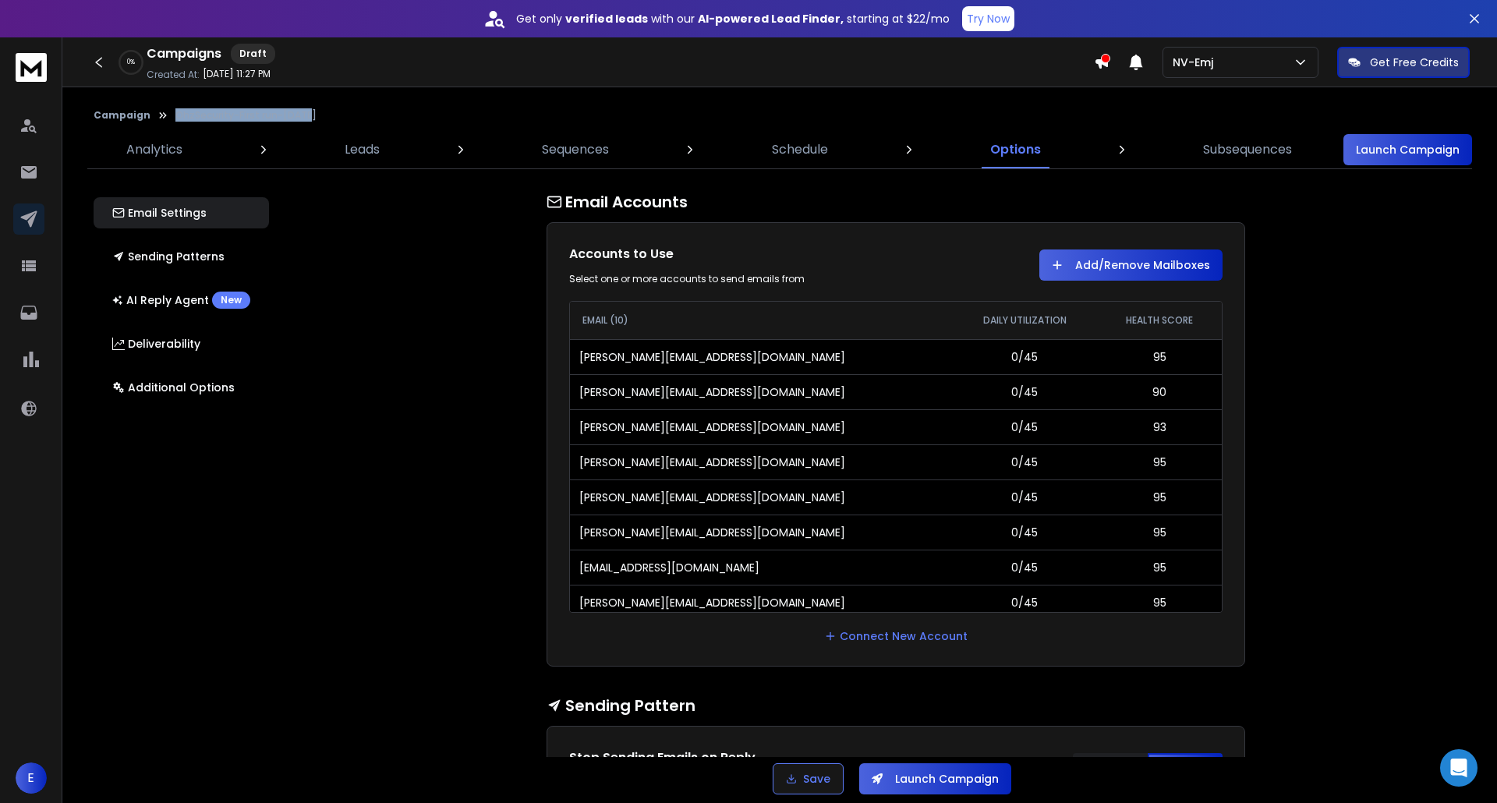
drag, startPoint x: 310, startPoint y: 111, endPoint x: 169, endPoint y: 117, distance: 140.5
click at [169, 117] on div "Campaign OhzSecurity-First run-Aug15" at bounding box center [779, 115] width 1385 height 25
copy p "OhzSecurity-First run-[DATE]"
drag, startPoint x: 1198, startPoint y: 144, endPoint x: 1168, endPoint y: 150, distance: 31.0
click at [1199, 145] on link "Subsequences" at bounding box center [1248, 149] width 108 height 37
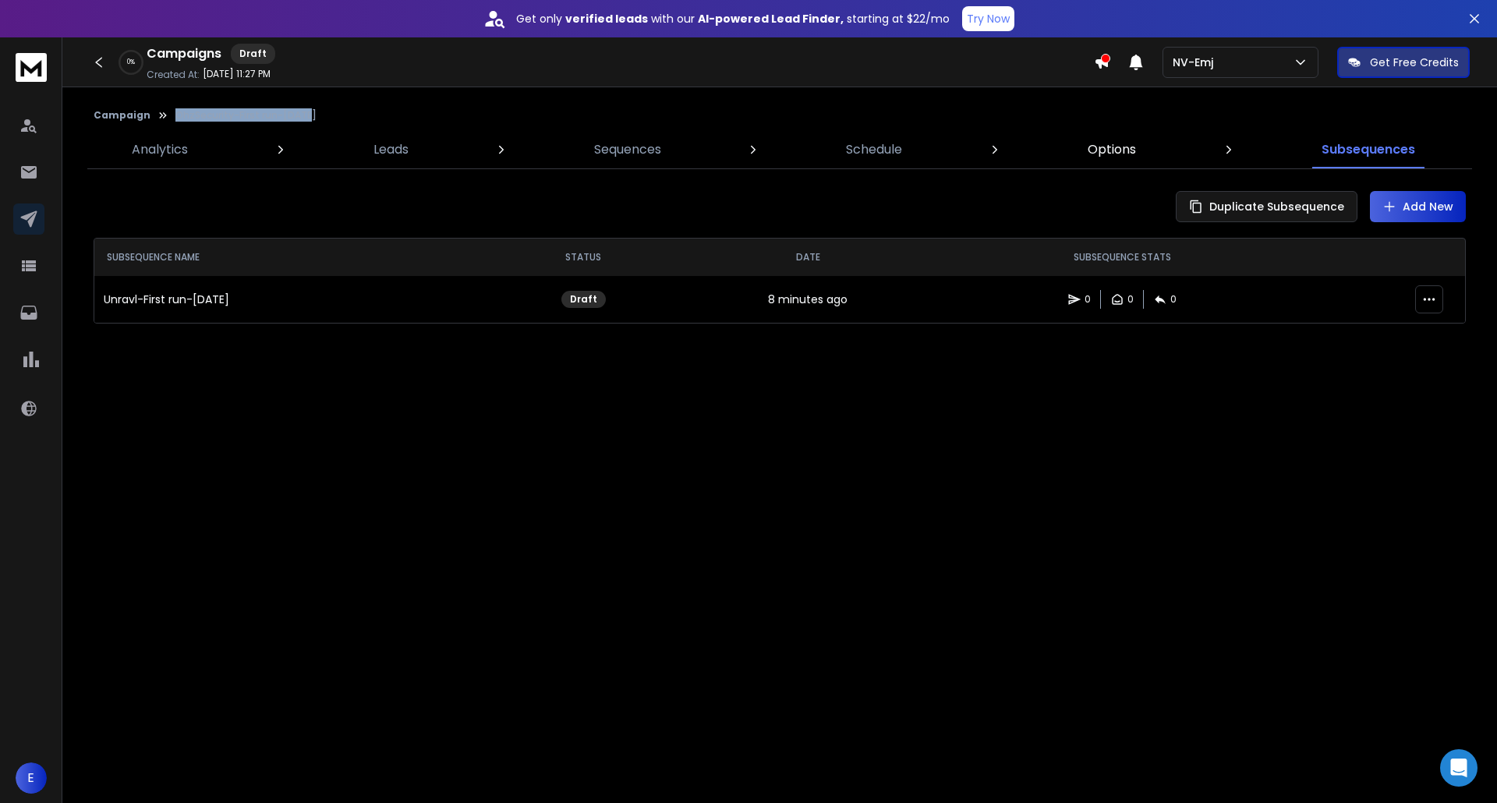
click at [1114, 157] on p "Options" at bounding box center [1112, 149] width 48 height 19
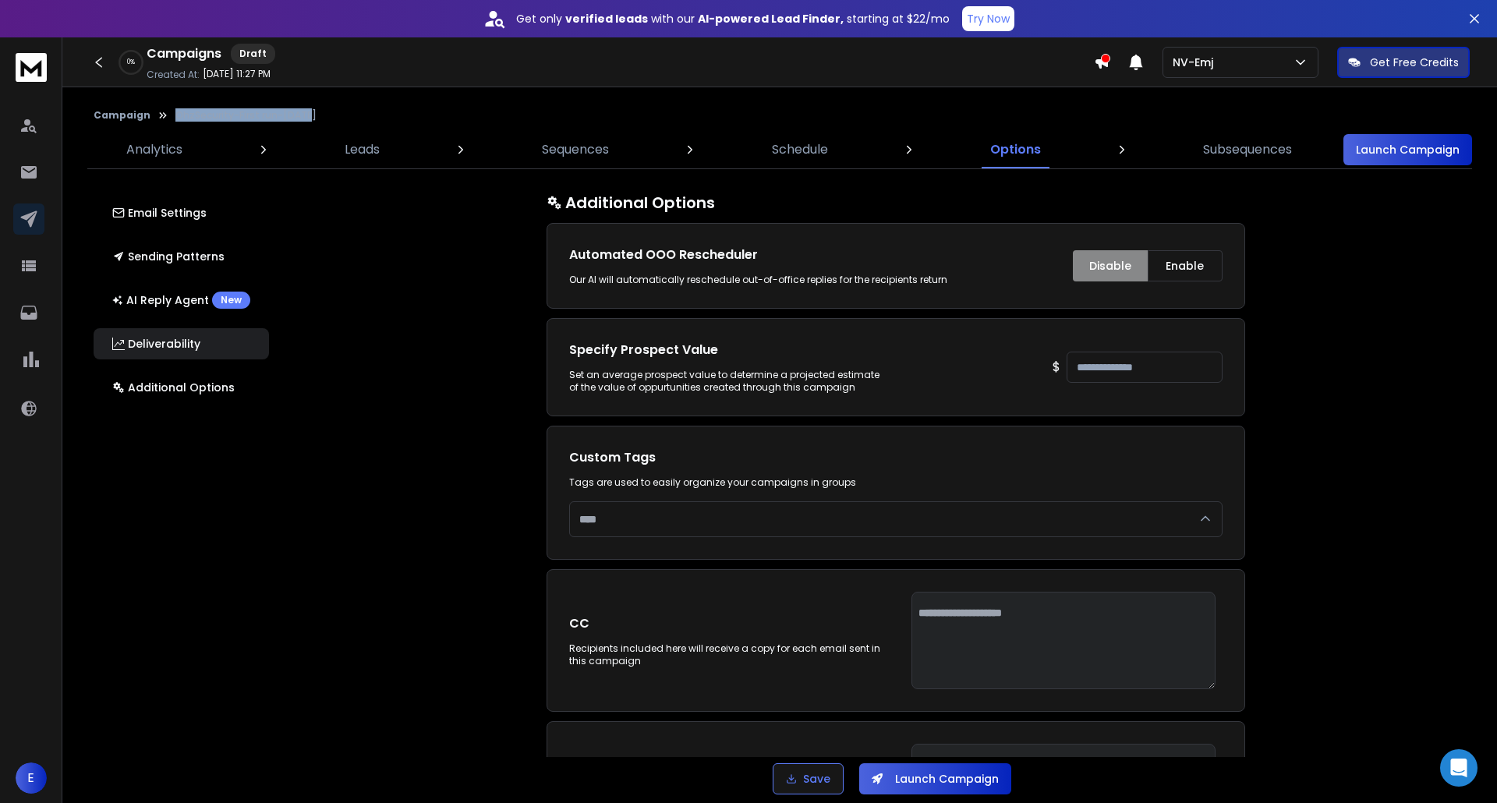
scroll to position [2942, 0]
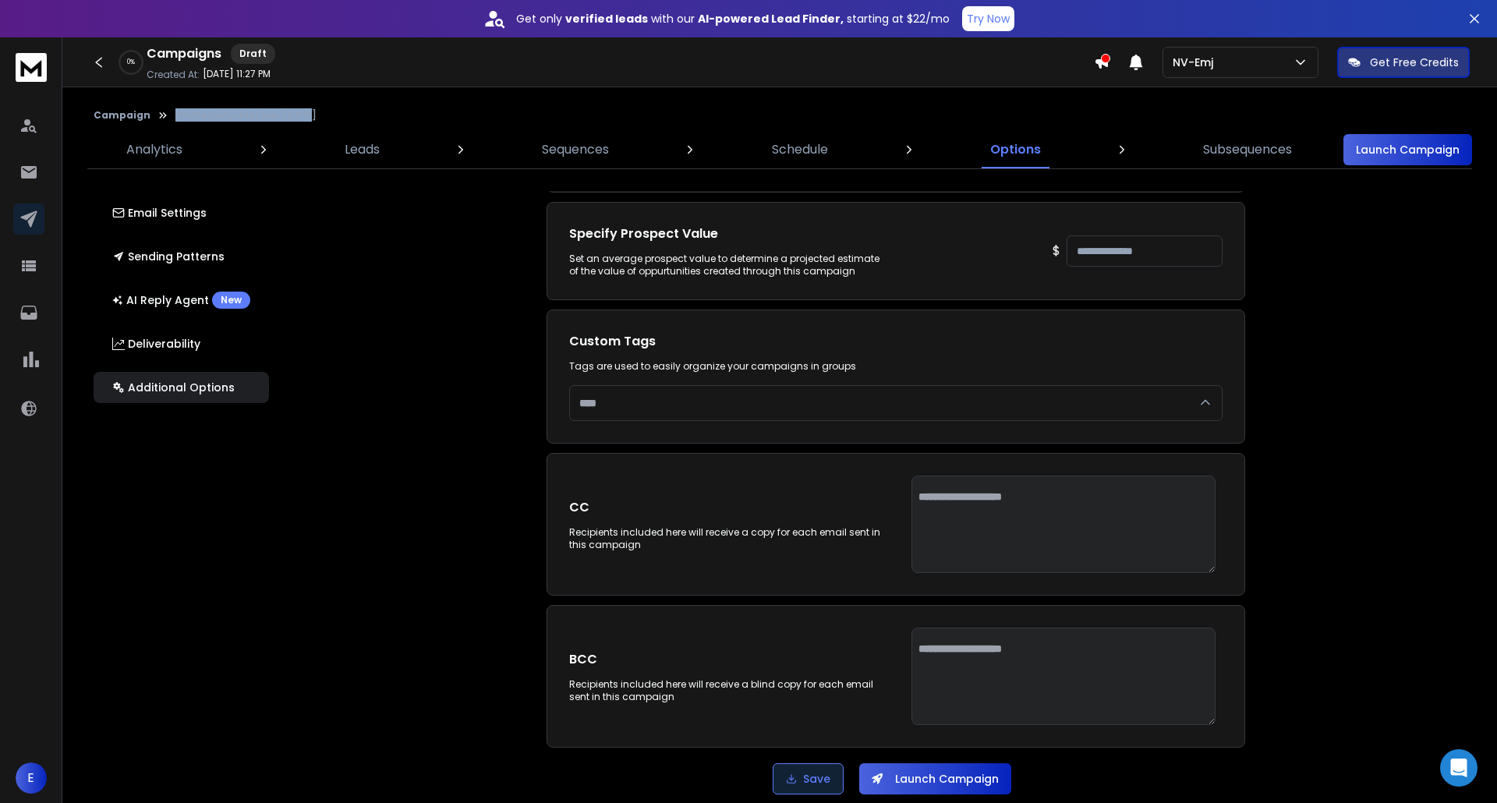
click at [800, 774] on button "Save" at bounding box center [808, 779] width 71 height 31
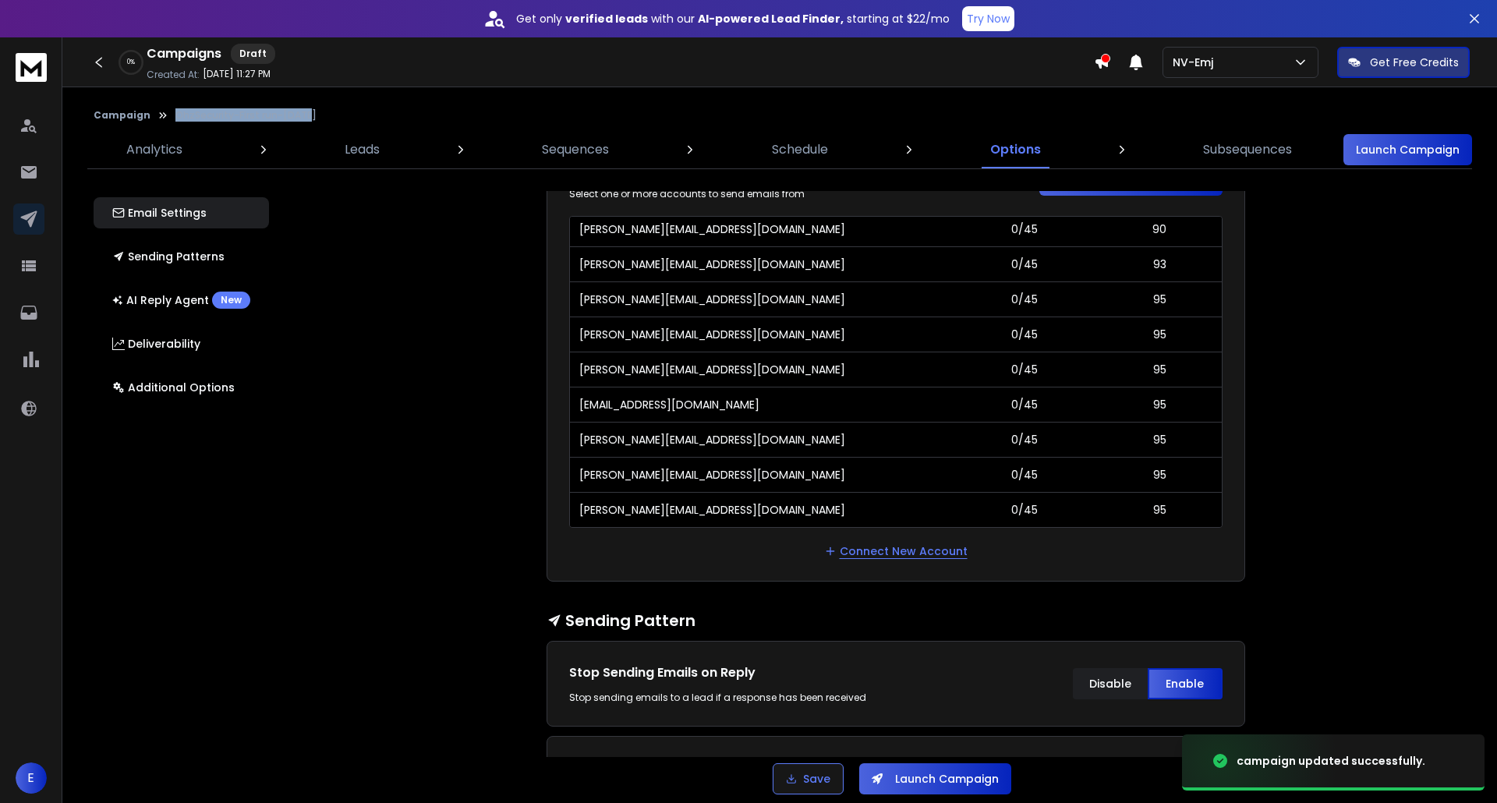
scroll to position [0, 0]
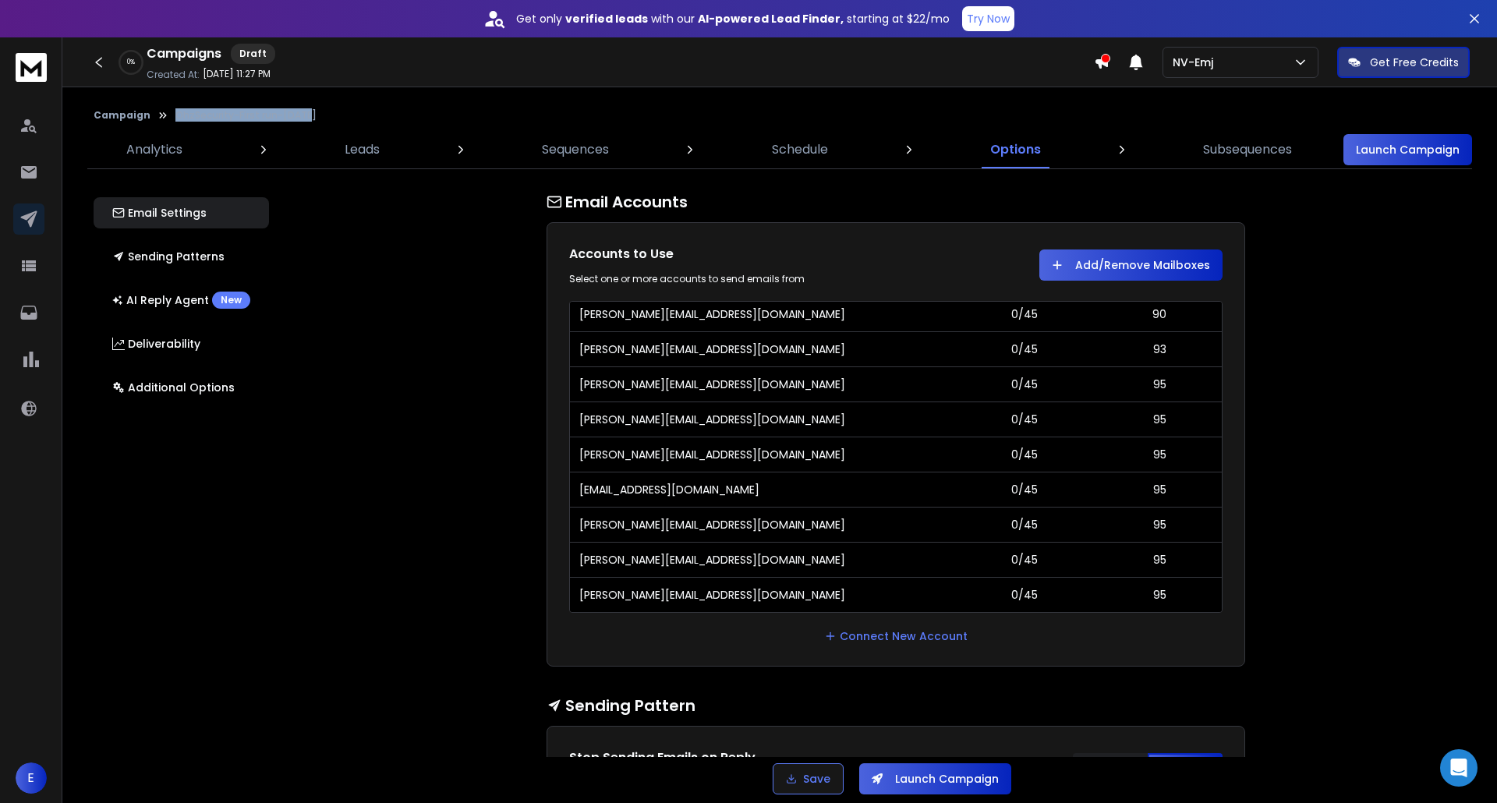
click at [1100, 268] on button "Add/Remove Mailboxes" at bounding box center [1131, 265] width 183 height 31
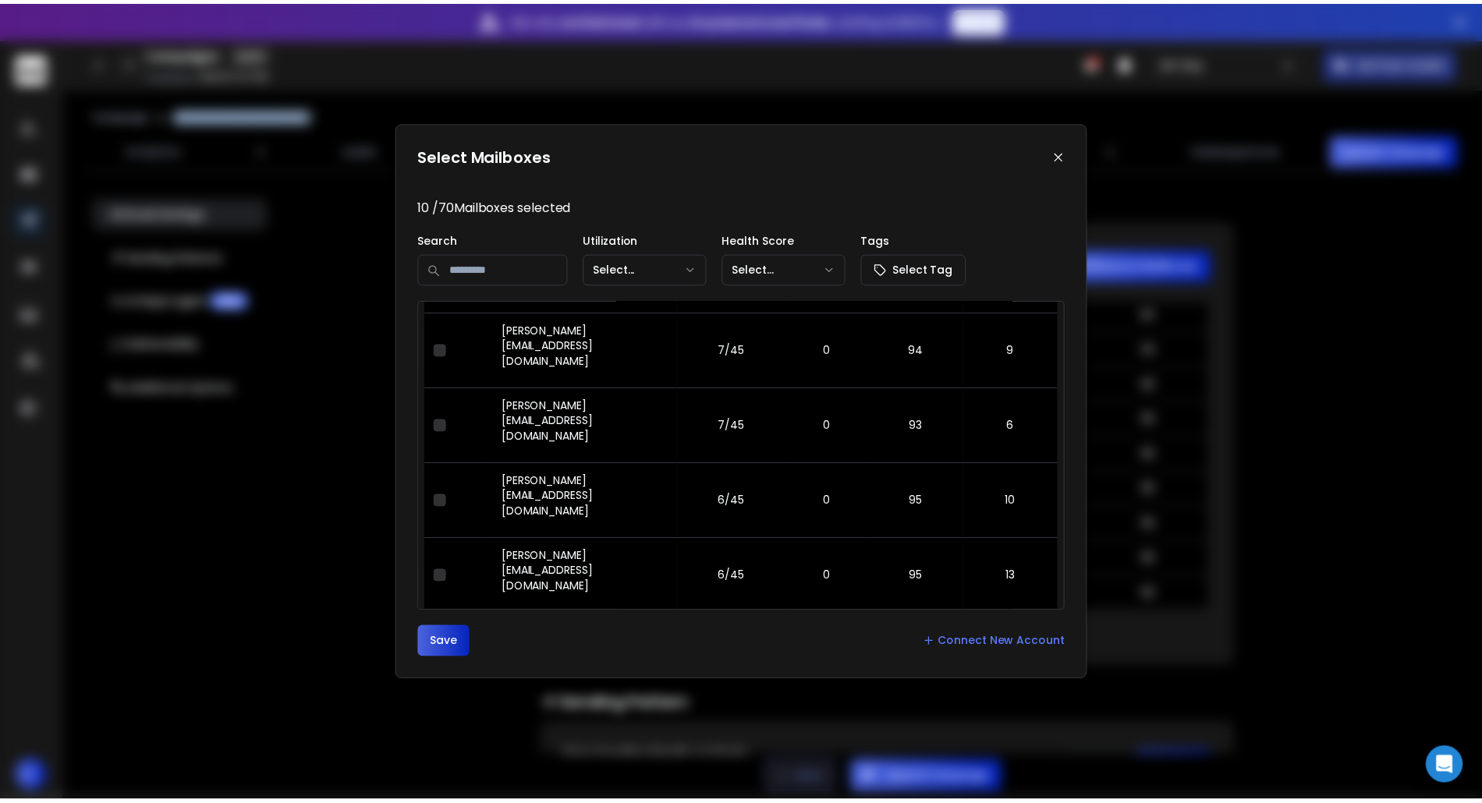
scroll to position [2508, 0]
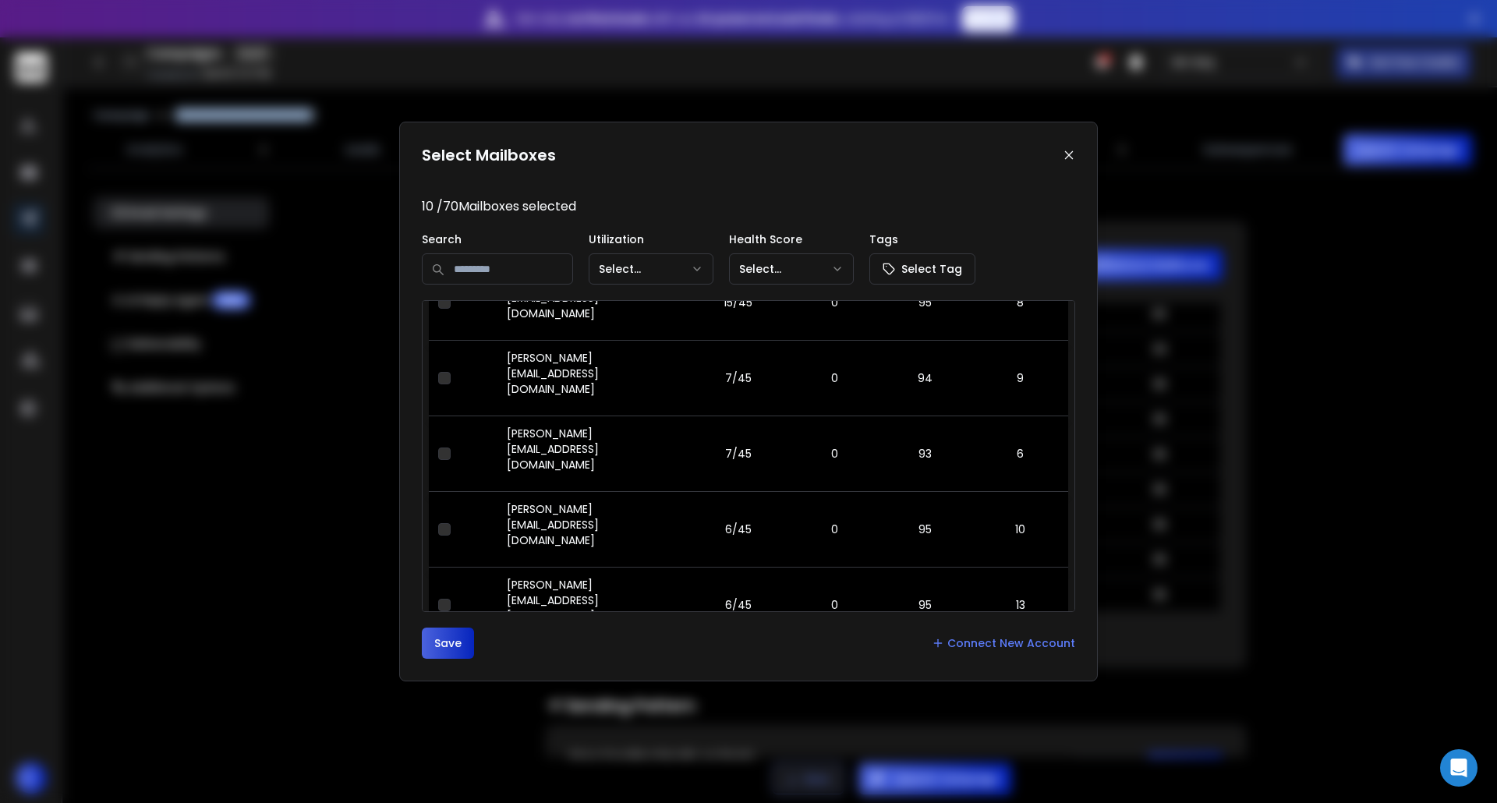
click at [449, 638] on button "Save" at bounding box center [448, 643] width 52 height 31
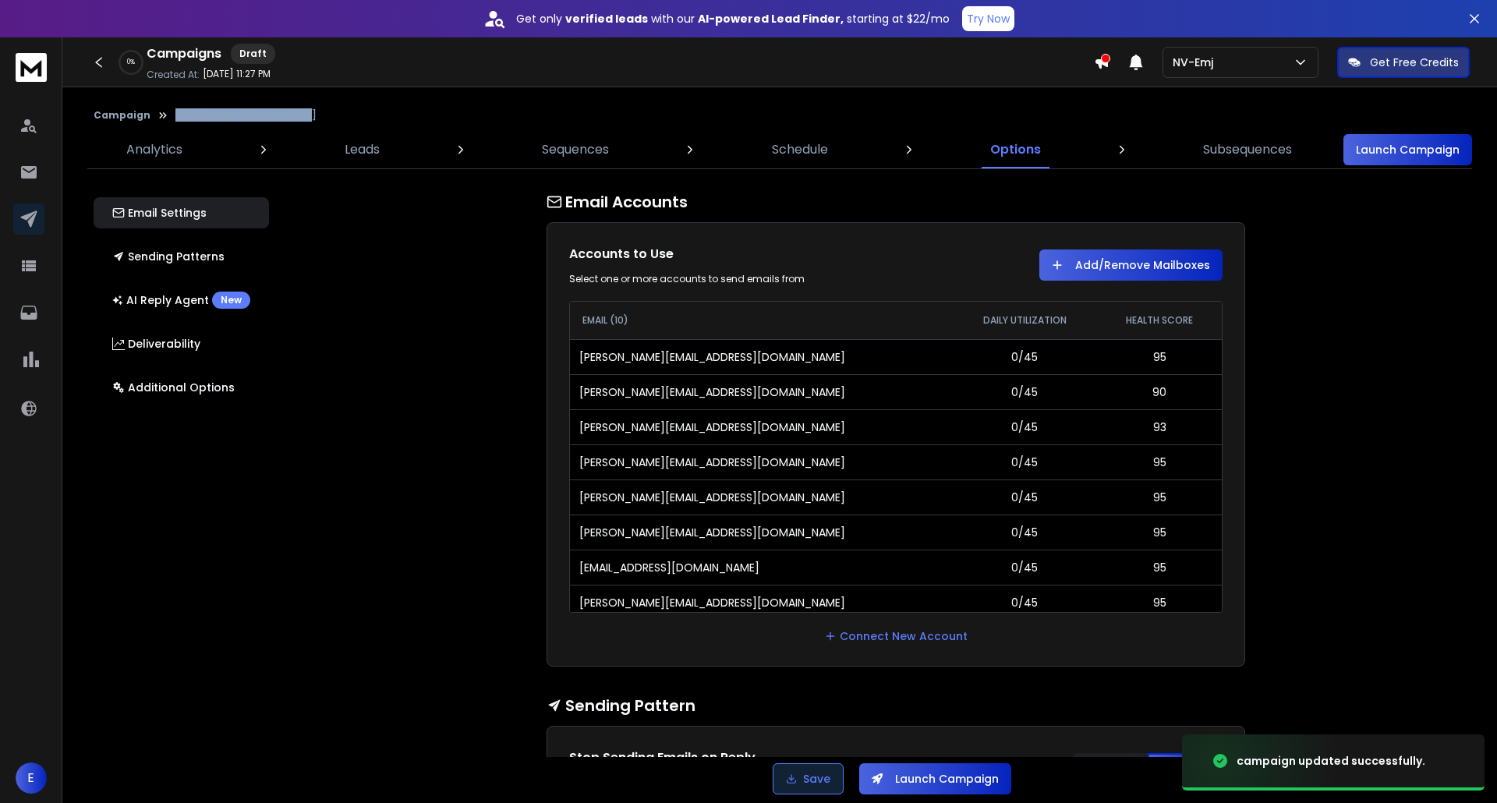
click at [797, 786] on button "Save" at bounding box center [808, 779] width 71 height 31
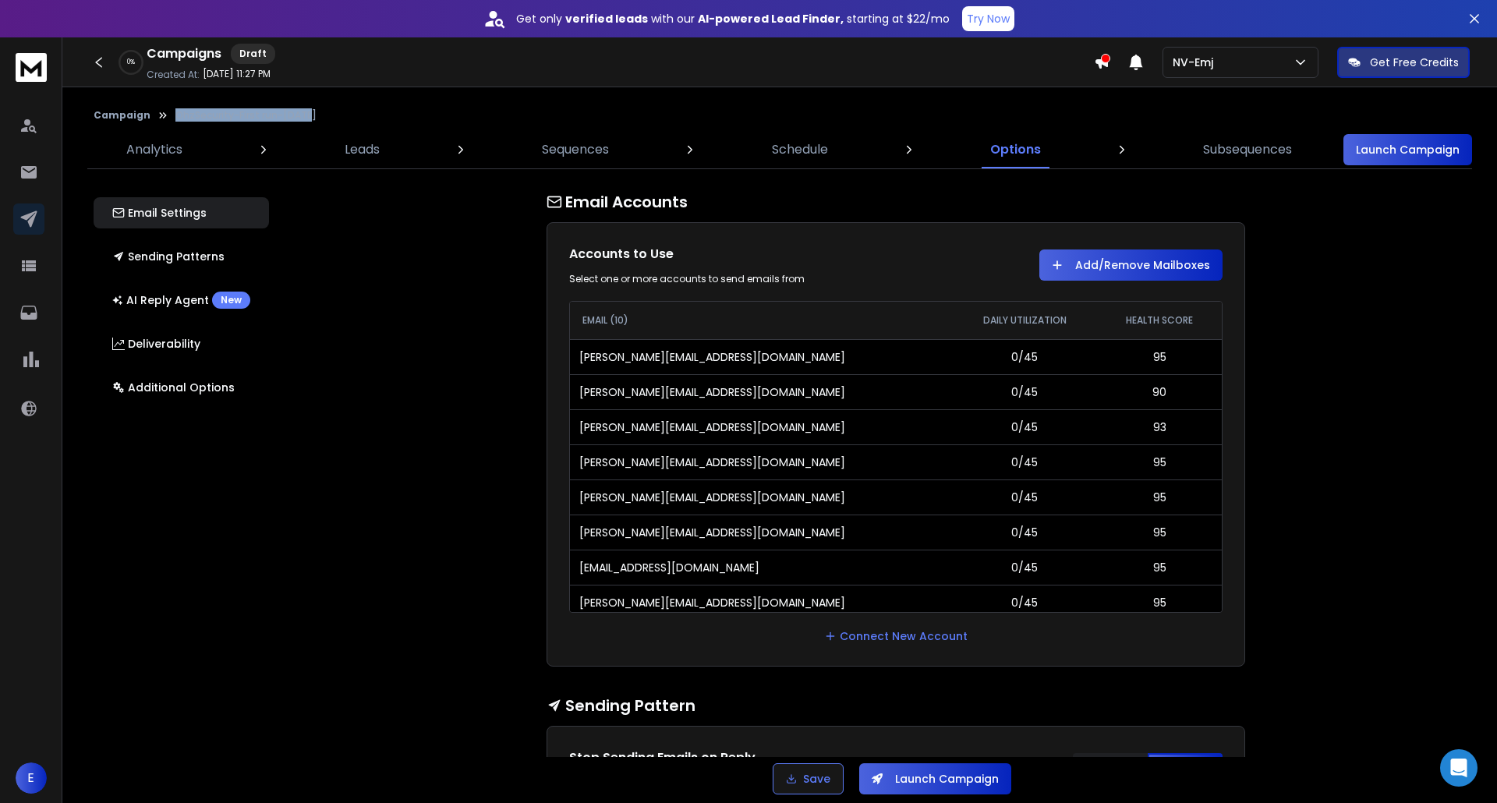
click at [468, 101] on div "Campaign OhzSecurity-First run-Aug15 Analytics Leads Sequences Schedule Options…" at bounding box center [779, 150] width 1435 height 126
click at [284, 111] on p "OhzSecurity-First run-[DATE]" at bounding box center [245, 115] width 141 height 12
drag, startPoint x: 324, startPoint y: 113, endPoint x: 156, endPoint y: 120, distance: 168.6
click at [156, 120] on div "Campaign OhzSecurity-First run-Aug15" at bounding box center [779, 115] width 1385 height 25
copy p "OhzSecurity-First run-[DATE]"
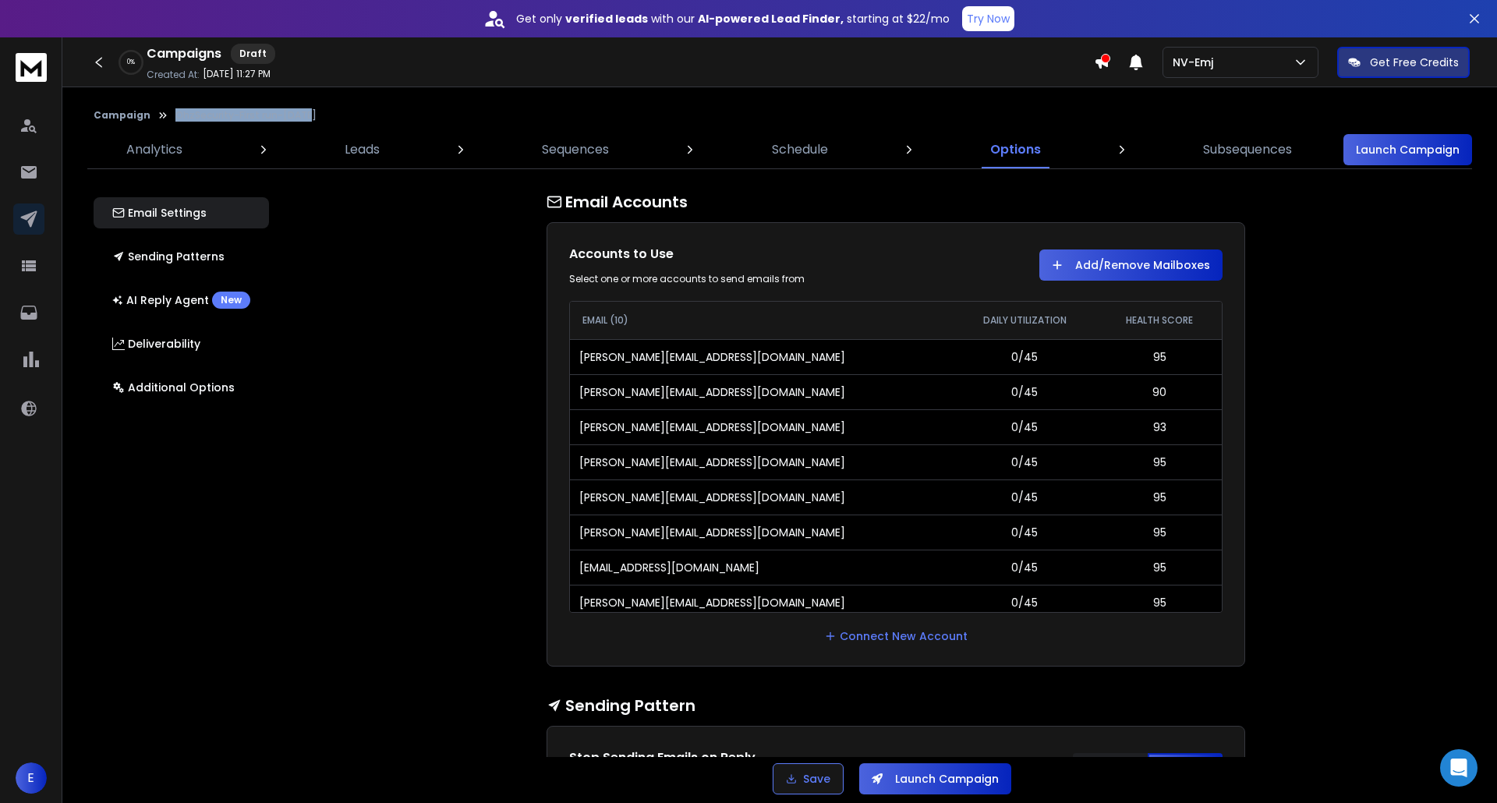
click at [937, 781] on button "Launch Campaign" at bounding box center [935, 779] width 152 height 31
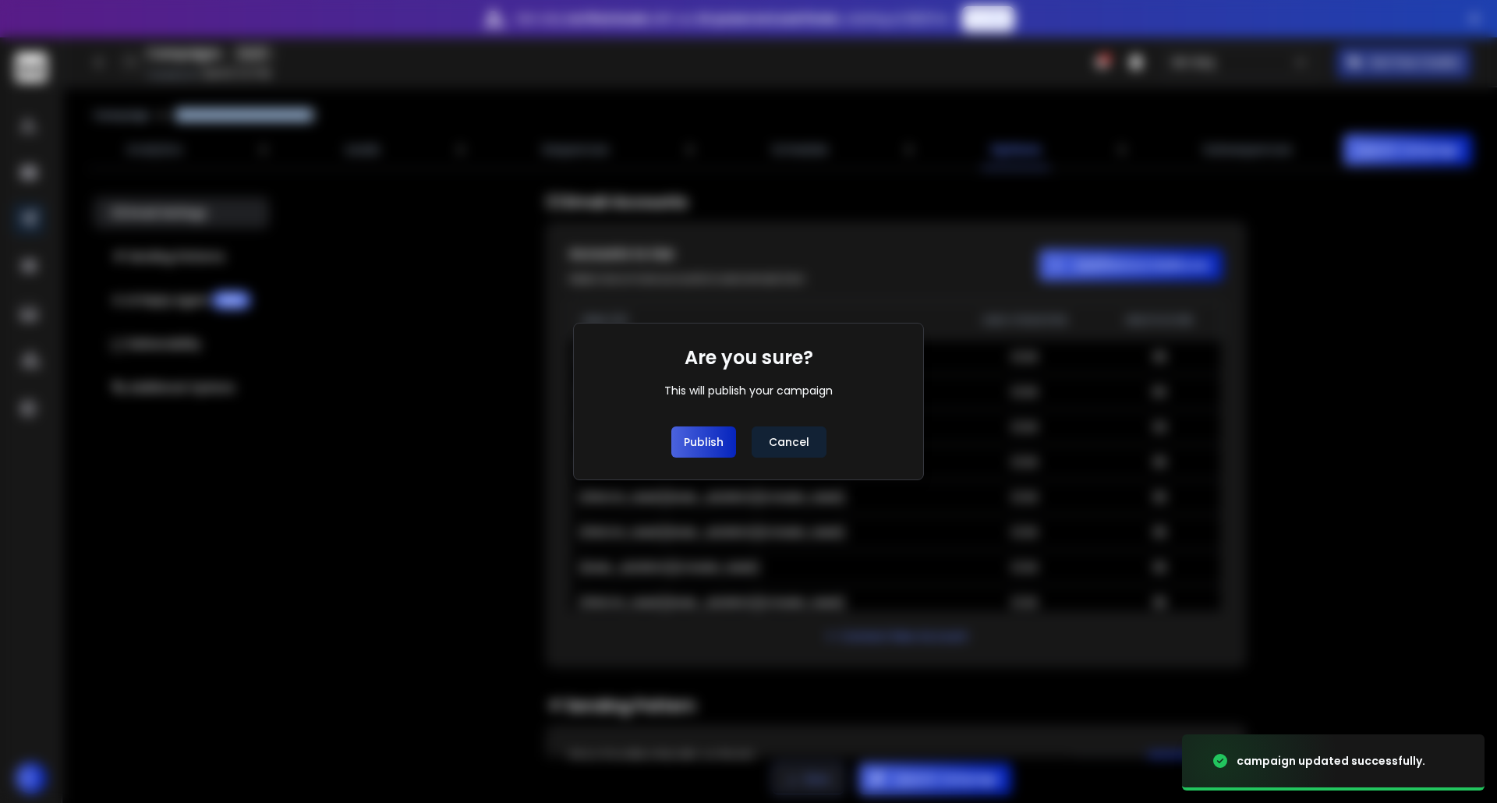
click at [714, 438] on button "Publish" at bounding box center [703, 442] width 65 height 31
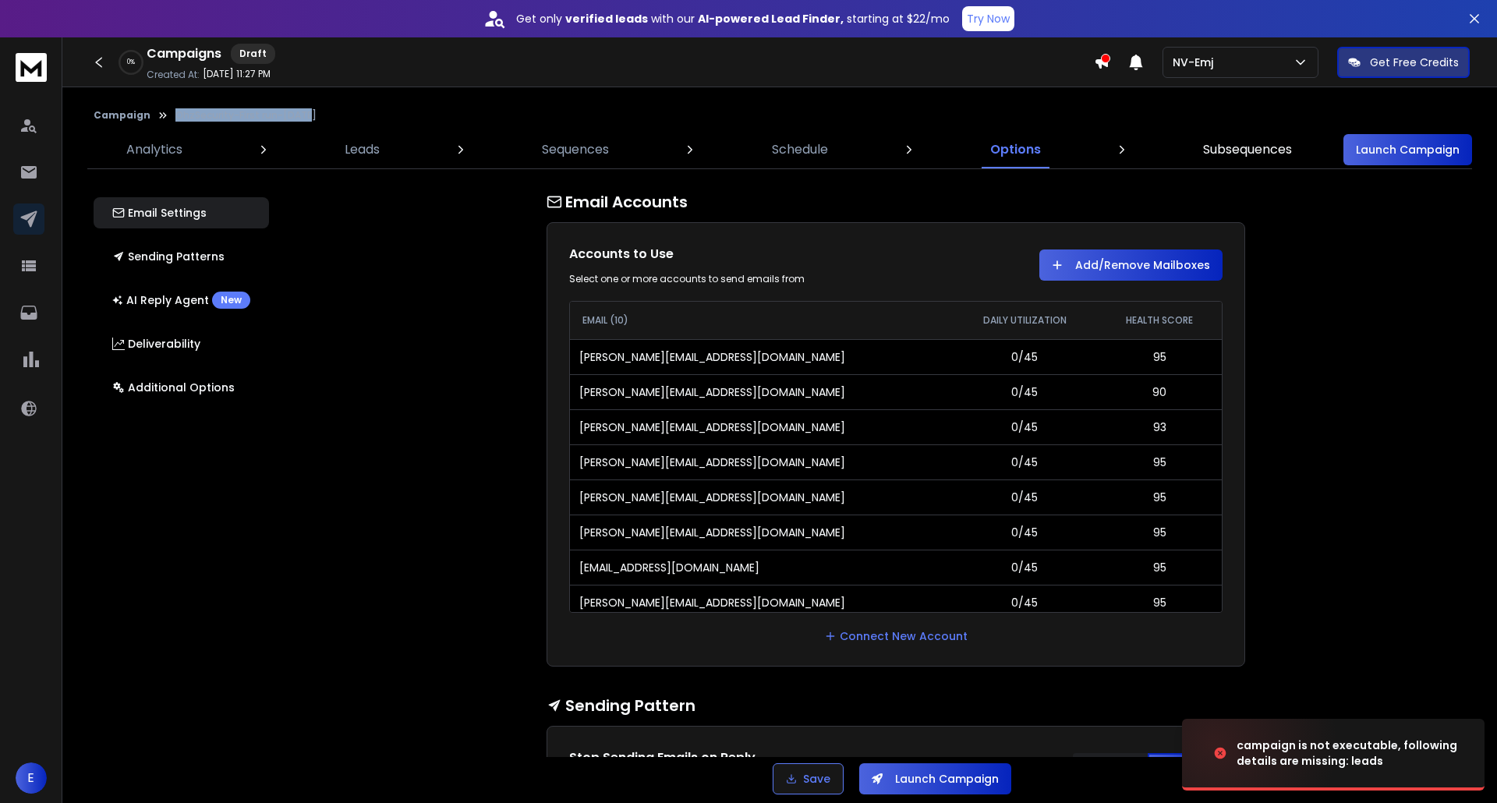
click at [1229, 153] on p "Subsequences" at bounding box center [1247, 149] width 89 height 19
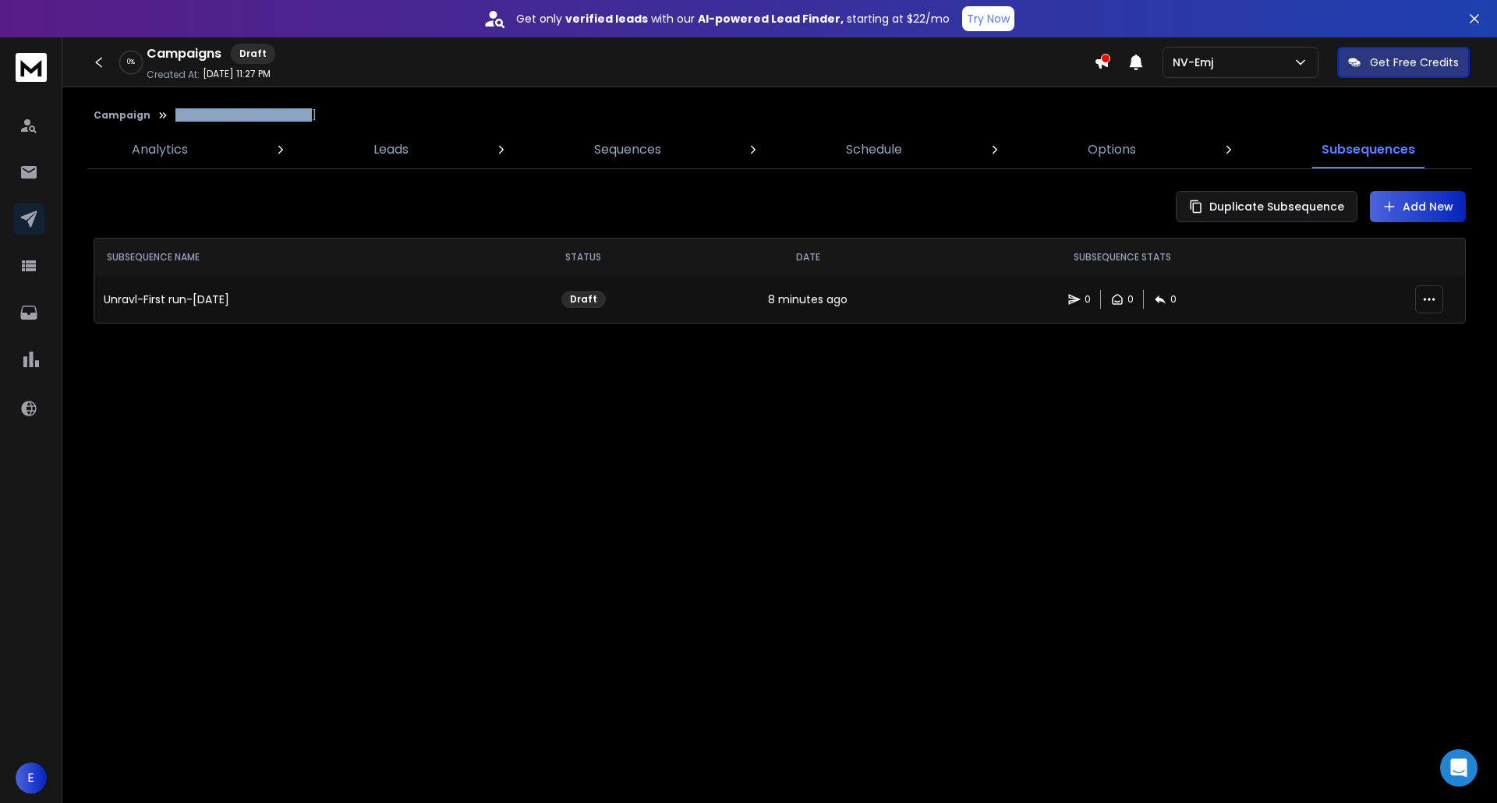
click at [1426, 309] on button "button" at bounding box center [1430, 299] width 28 height 28
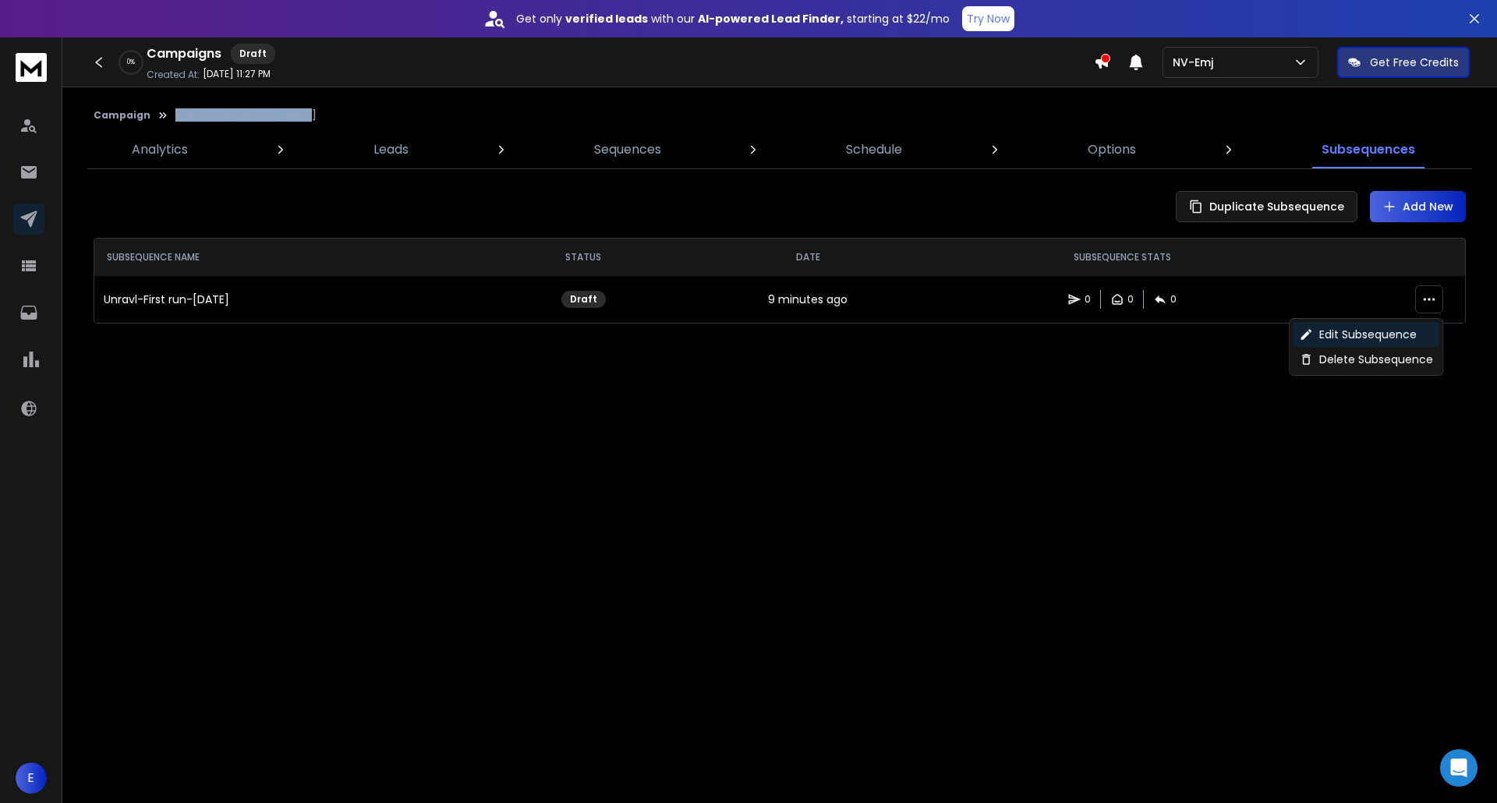
click at [1402, 335] on div "Edit Subsequence" at bounding box center [1358, 335] width 118 height 16
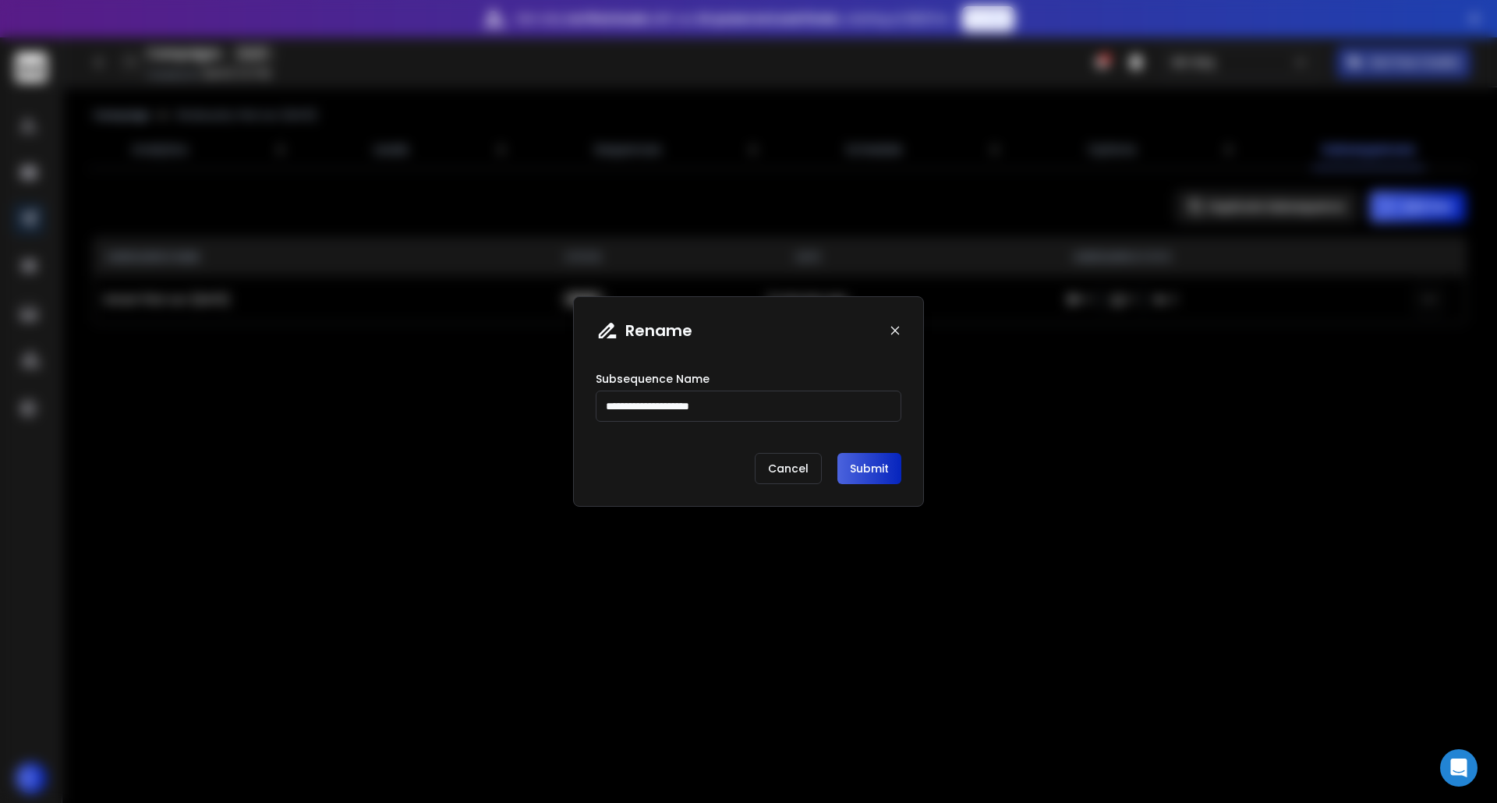
click at [785, 412] on input "**********" at bounding box center [749, 406] width 306 height 31
paste input "******"
type input "**********"
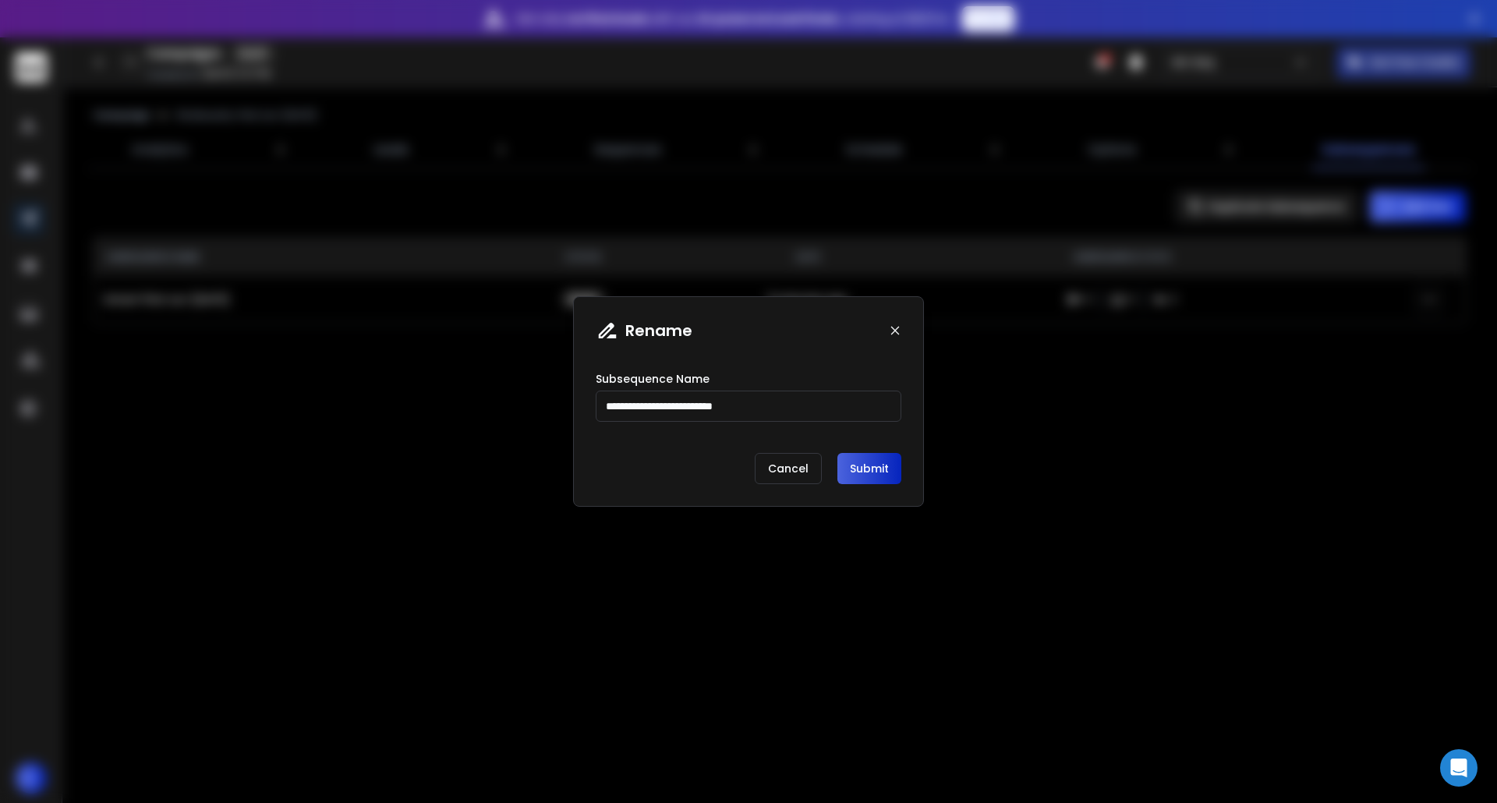
click at [873, 469] on button "Submit" at bounding box center [870, 468] width 64 height 31
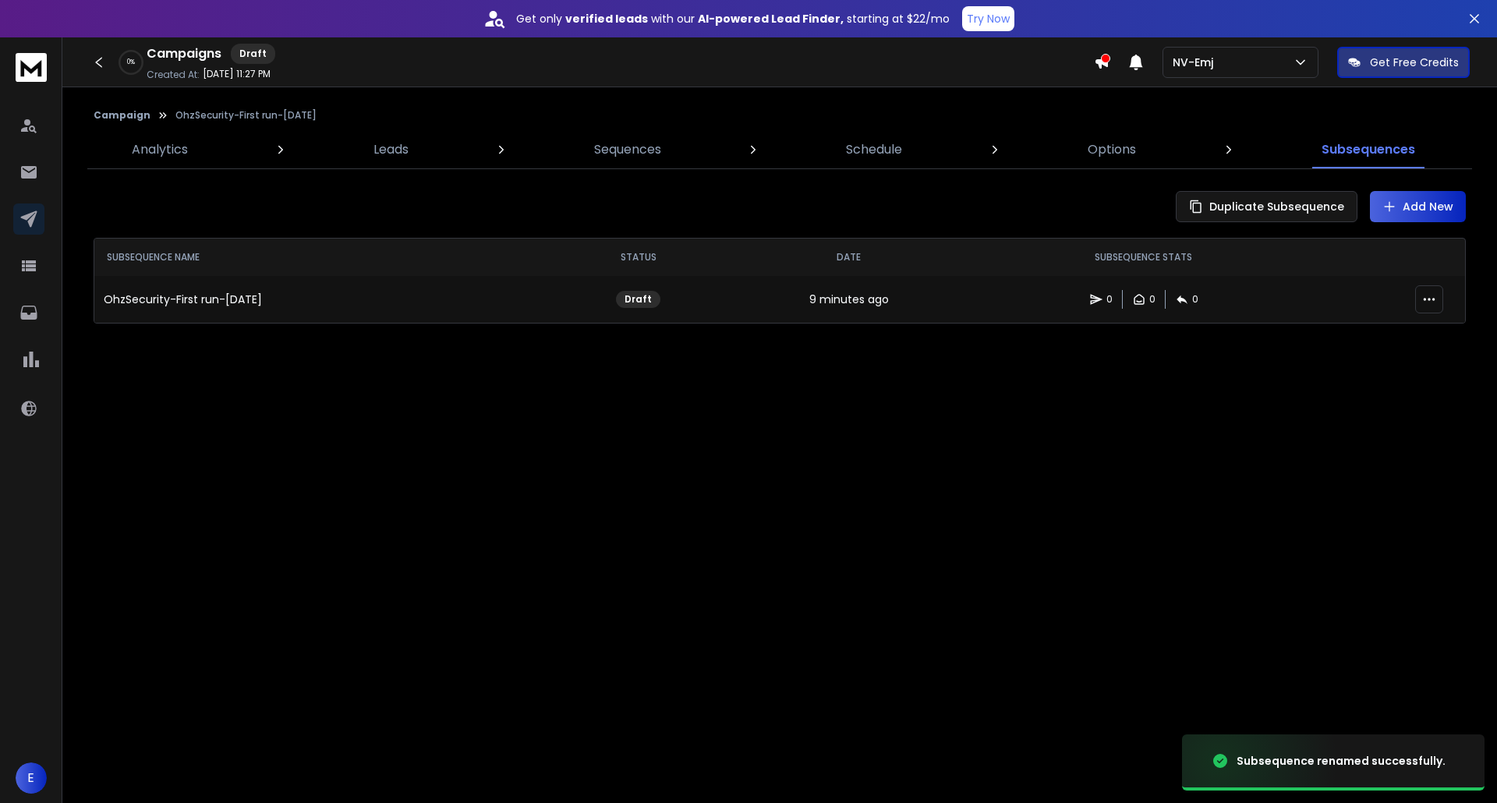
click at [953, 310] on td "9 minutes ago" at bounding box center [849, 299] width 257 height 47
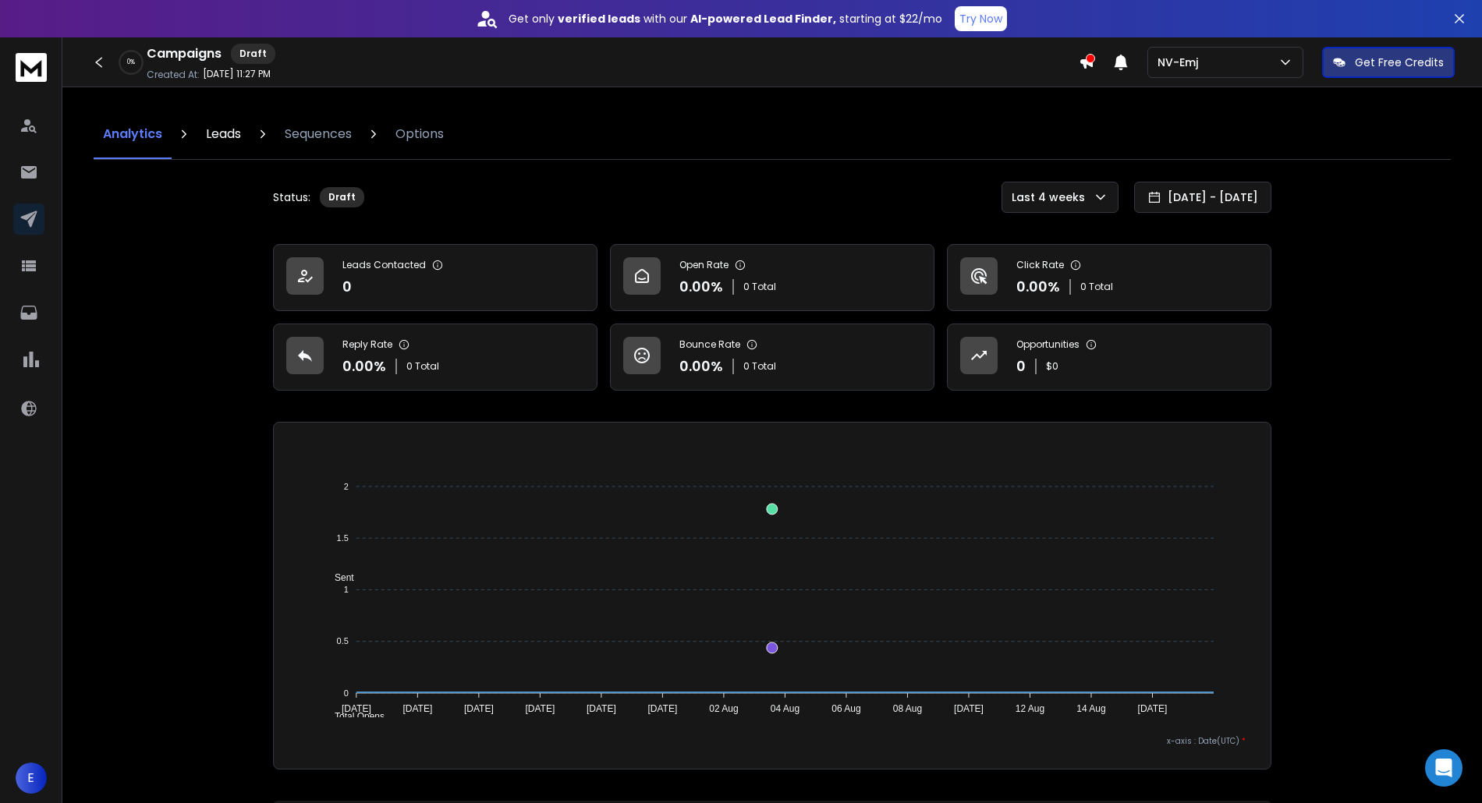
click at [220, 134] on p "Leads" at bounding box center [223, 134] width 35 height 19
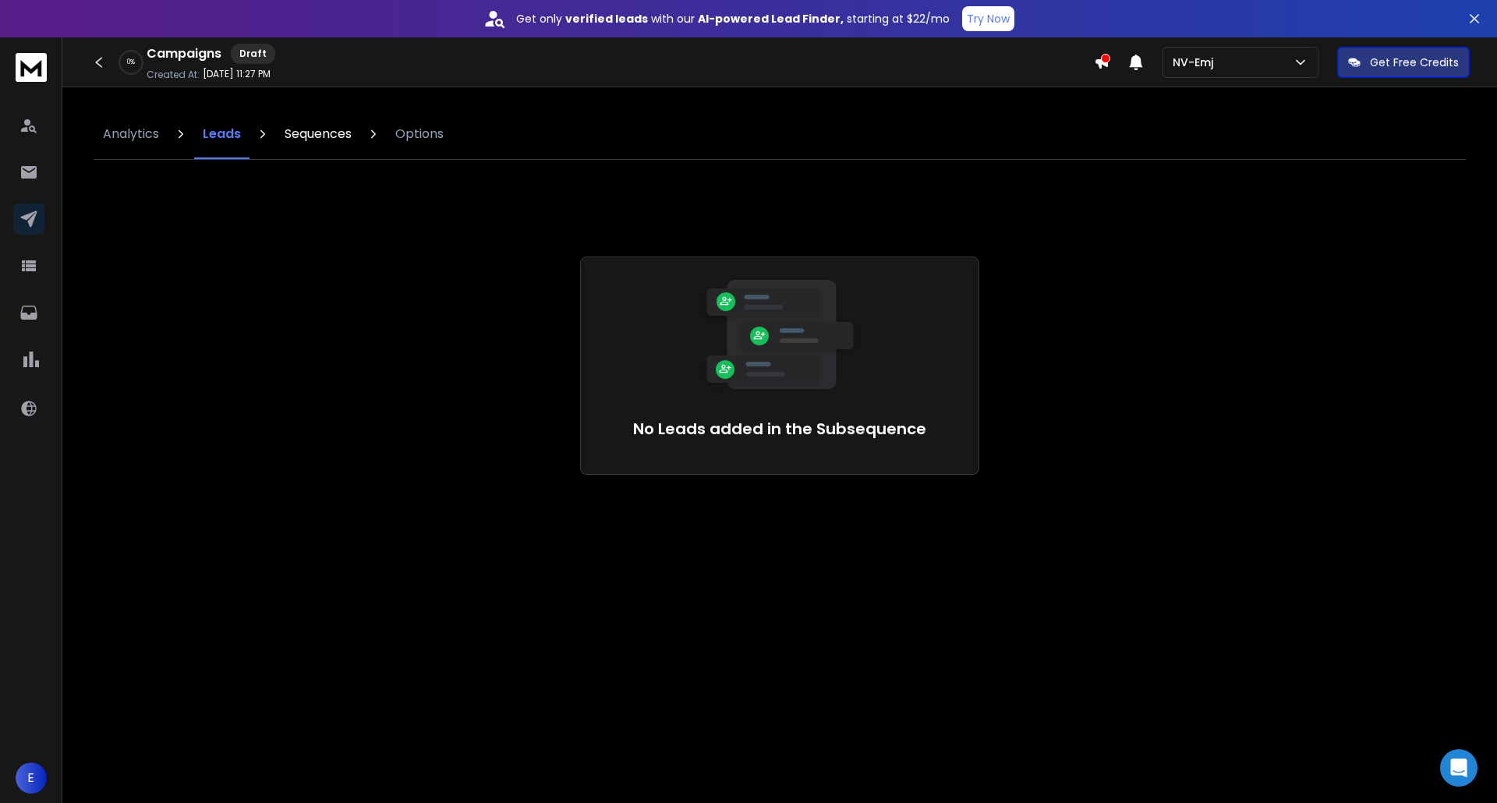
click at [310, 135] on p "Sequences" at bounding box center [318, 134] width 67 height 19
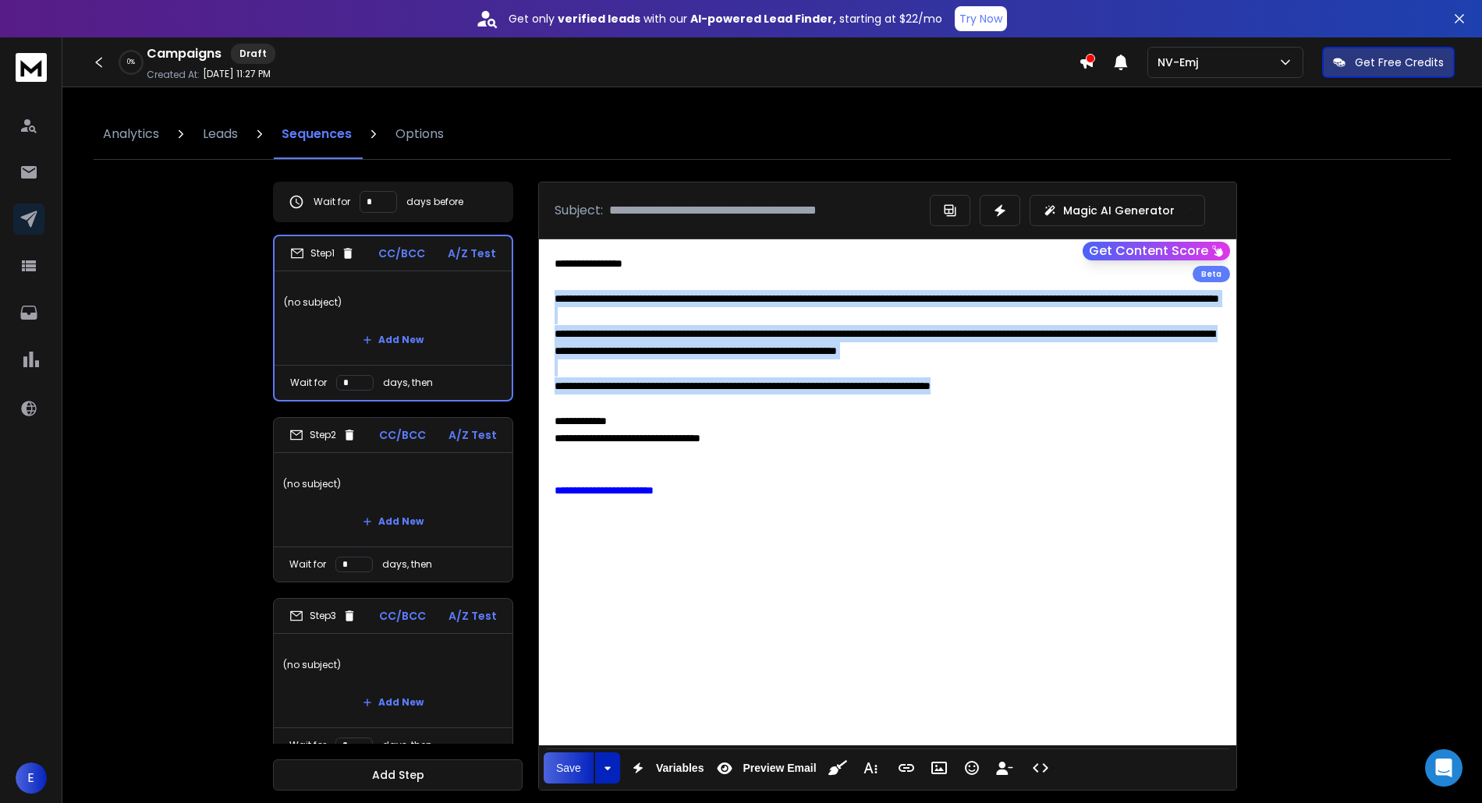
drag, startPoint x: 1026, startPoint y: 406, endPoint x: 556, endPoint y: 303, distance: 481.4
click at [556, 303] on div "**********" at bounding box center [887, 492] width 697 height 506
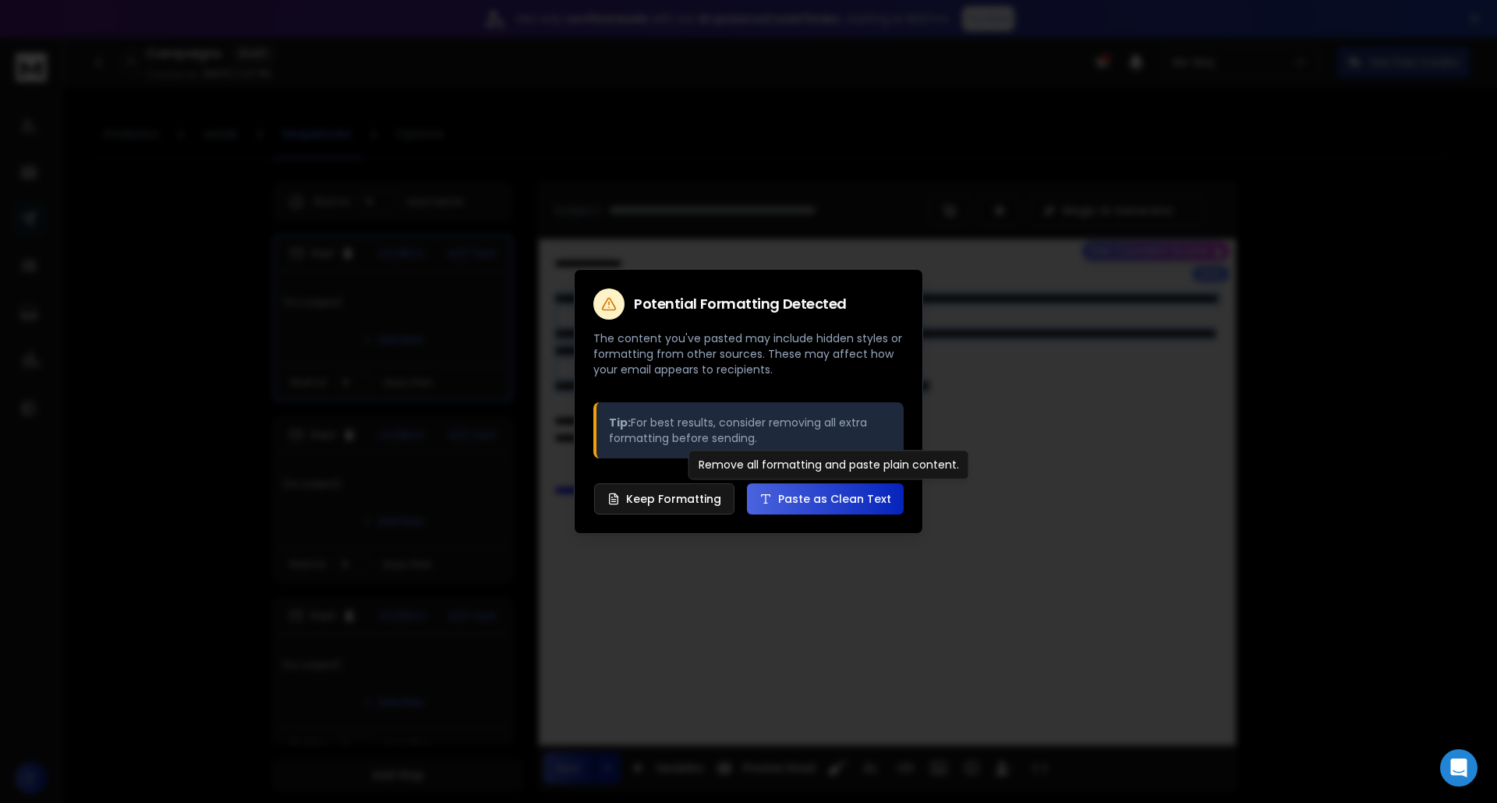
click at [817, 496] on button "Paste as Clean Text" at bounding box center [825, 499] width 157 height 31
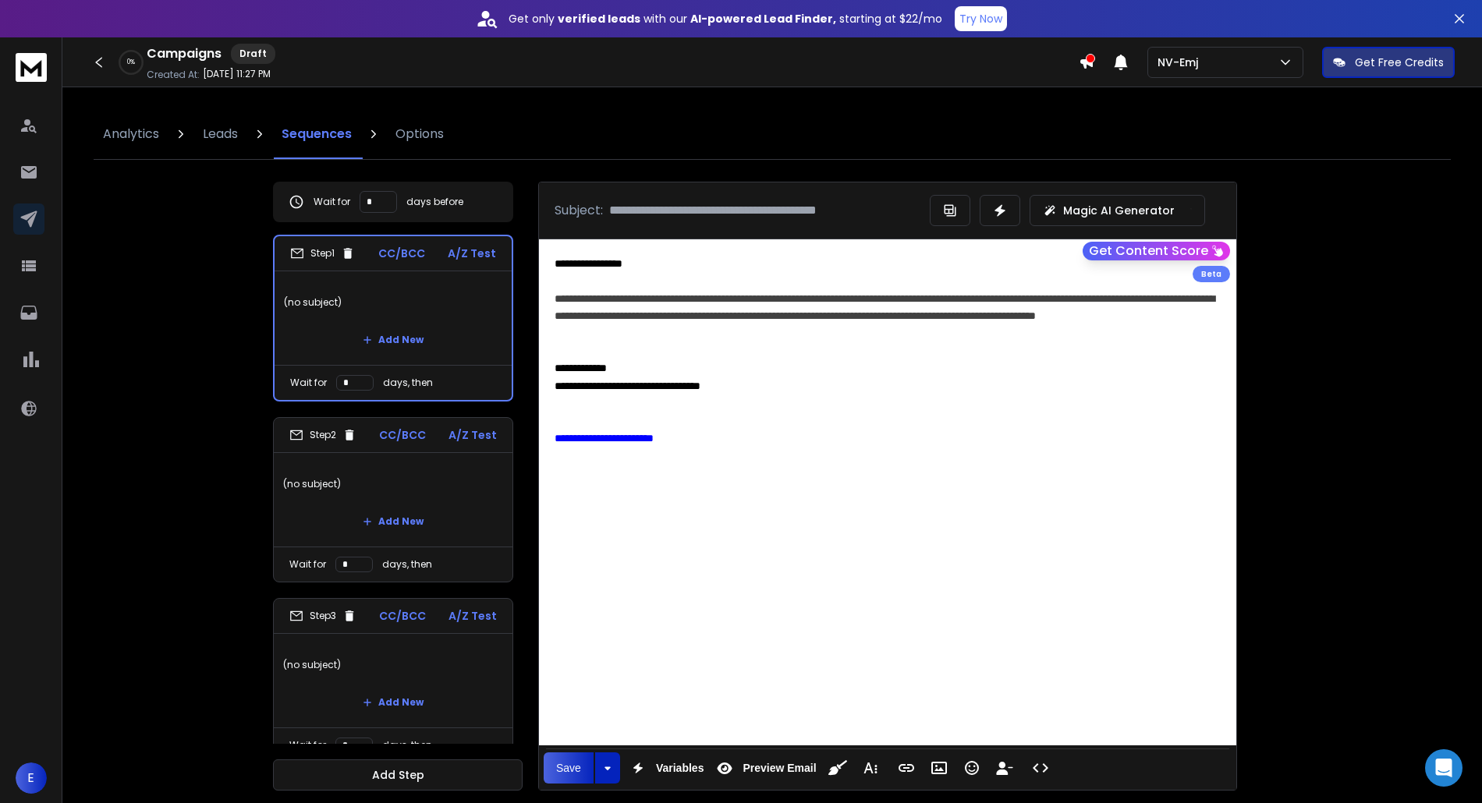
click at [1033, 303] on div "**********" at bounding box center [887, 316] width 665 height 52
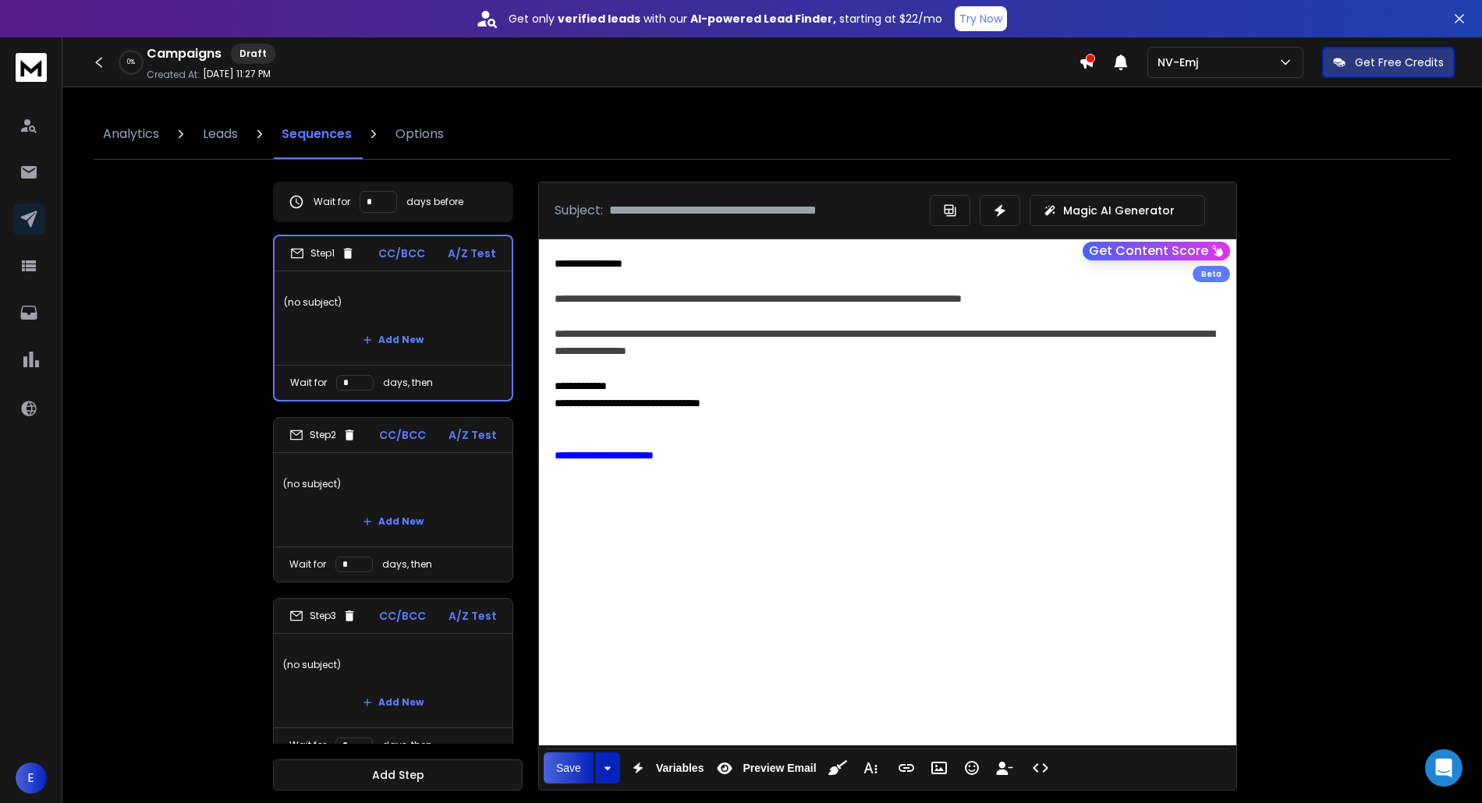
click at [599, 353] on div "**********" at bounding box center [887, 342] width 665 height 35
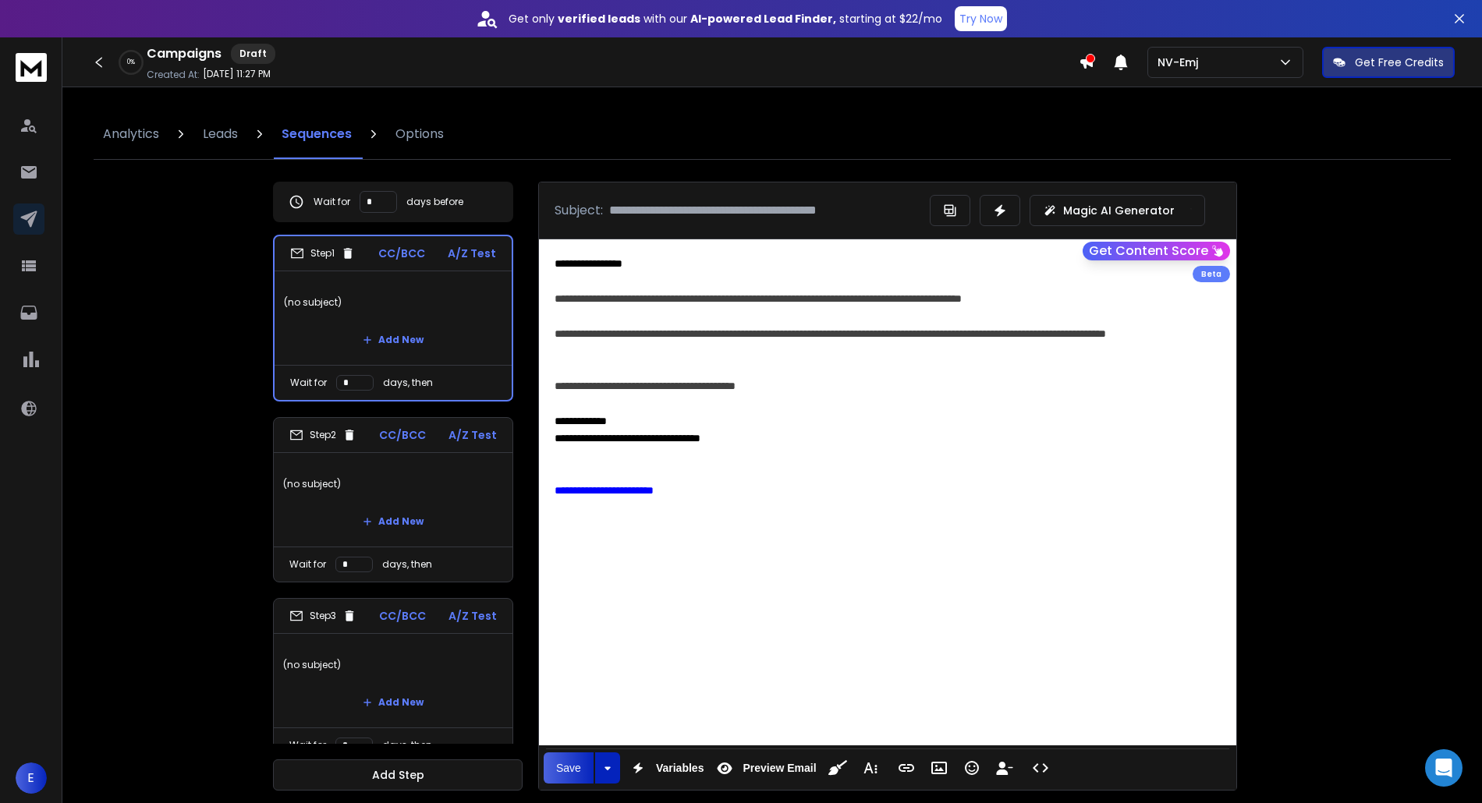
click at [446, 485] on p "(no subject)" at bounding box center [393, 484] width 220 height 44
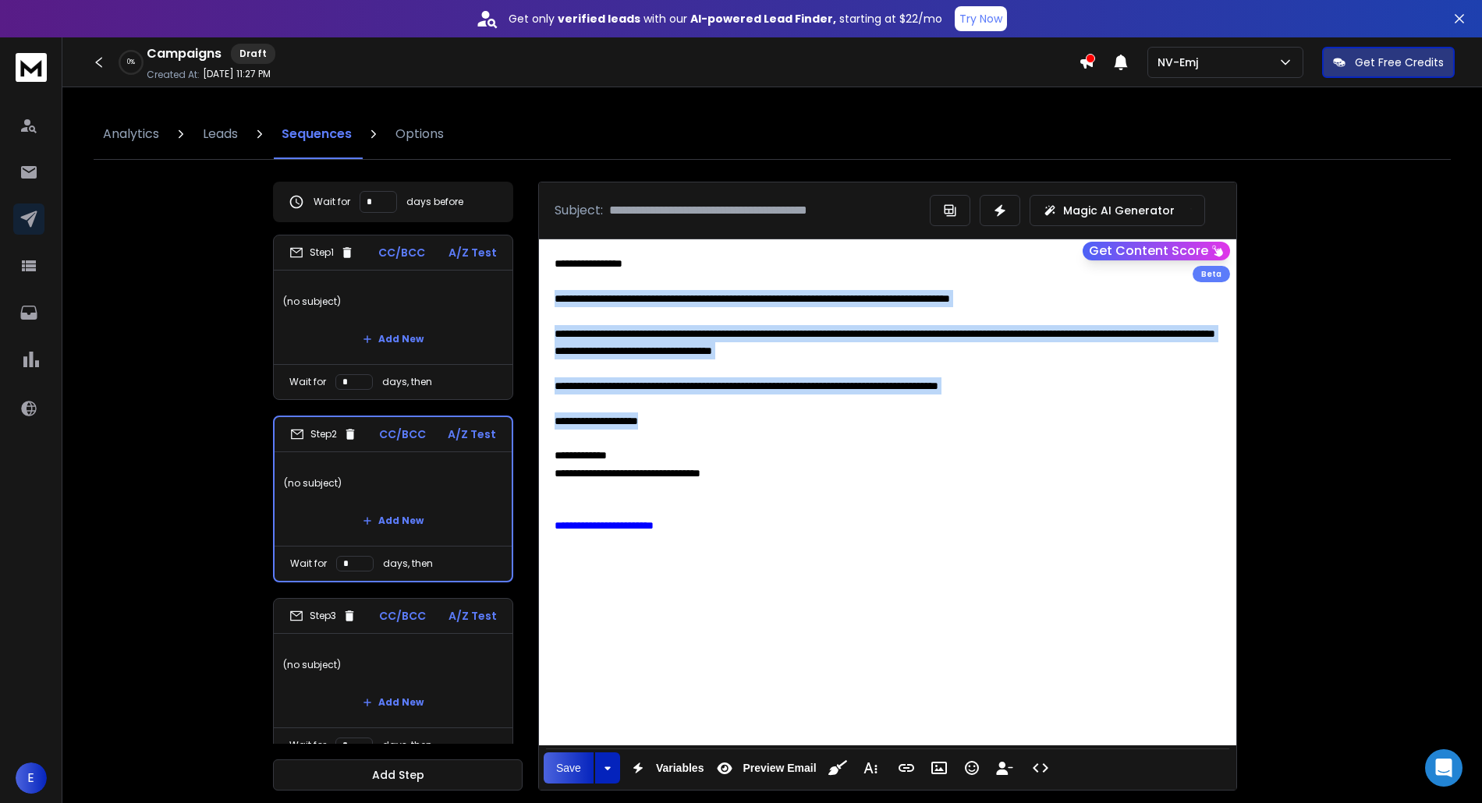
drag, startPoint x: 671, startPoint y: 426, endPoint x: 551, endPoint y: 299, distance: 174.3
click at [551, 299] on div "**********" at bounding box center [887, 492] width 697 height 506
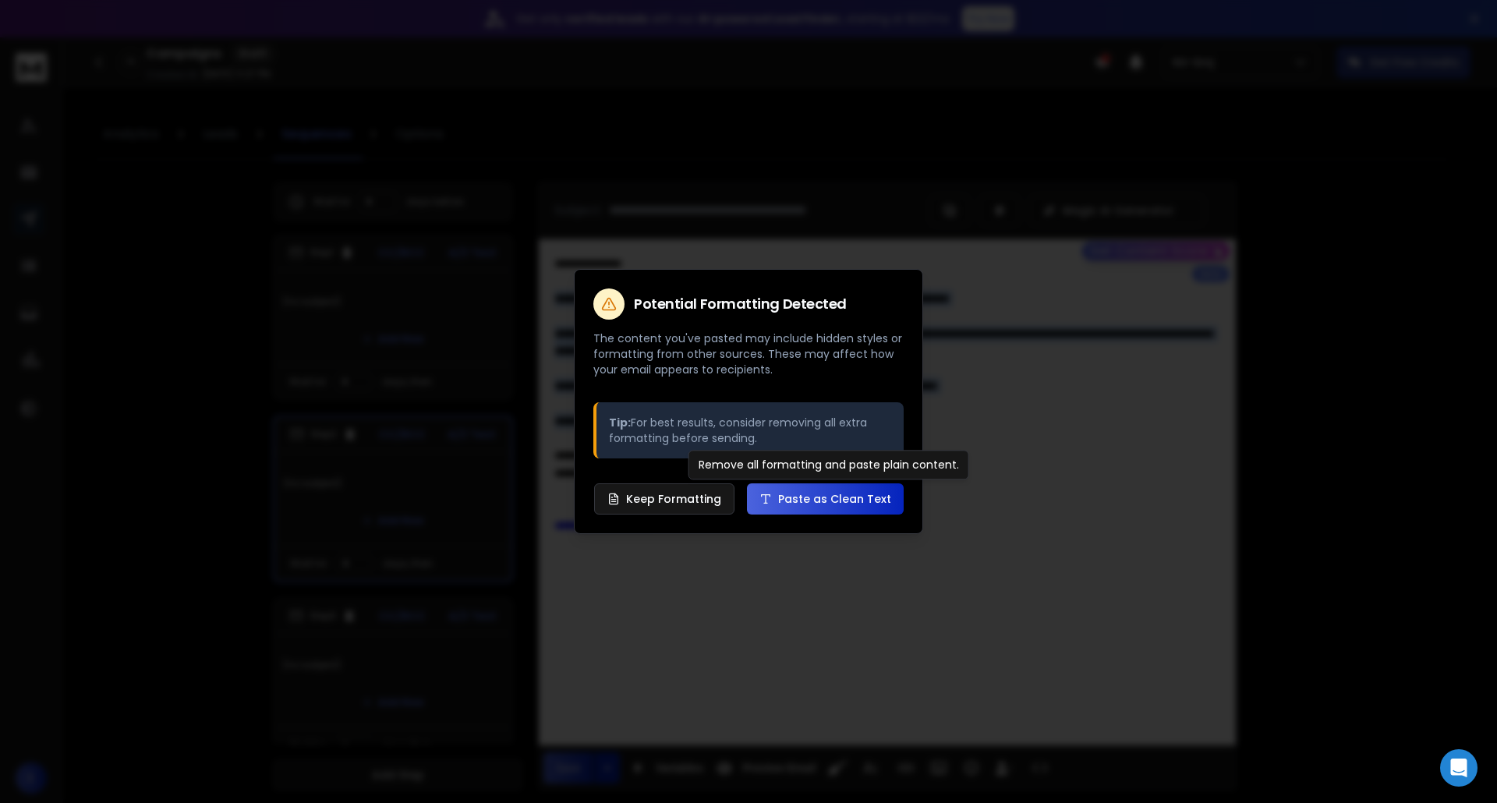
click at [856, 487] on button "Paste as Clean Text" at bounding box center [825, 499] width 157 height 31
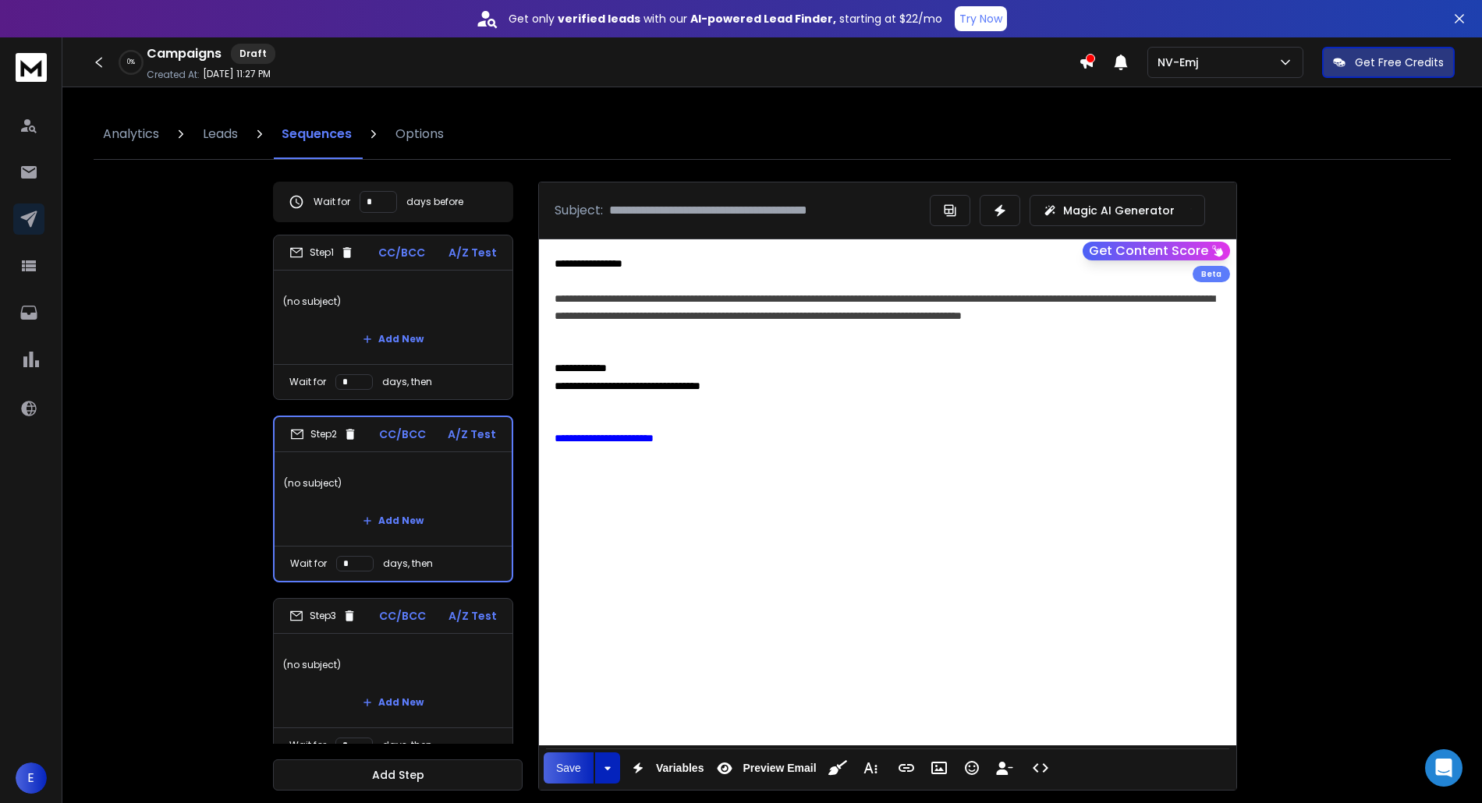
click at [905, 299] on div "**********" at bounding box center [887, 316] width 665 height 52
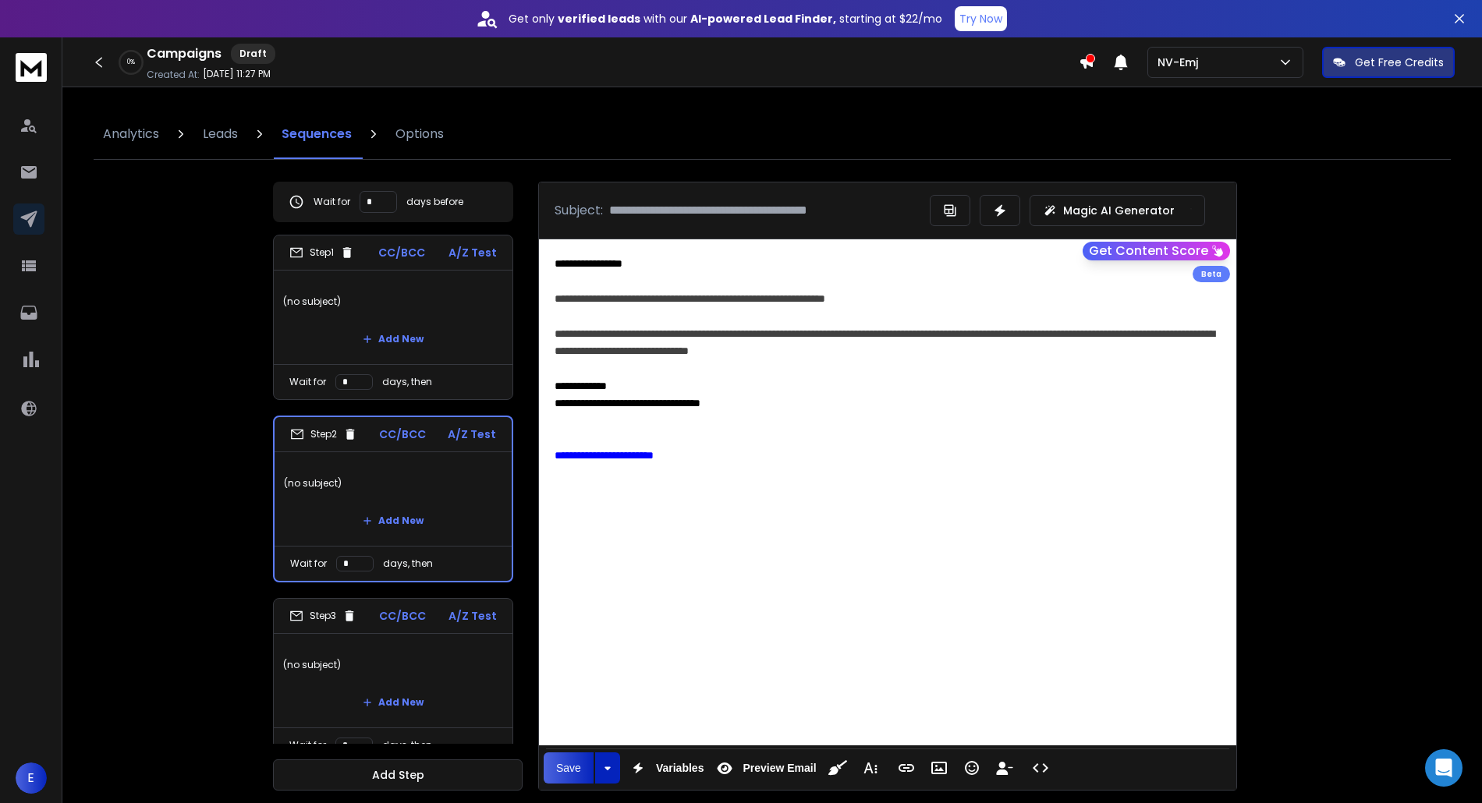
click at [672, 354] on div "**********" at bounding box center [887, 342] width 665 height 35
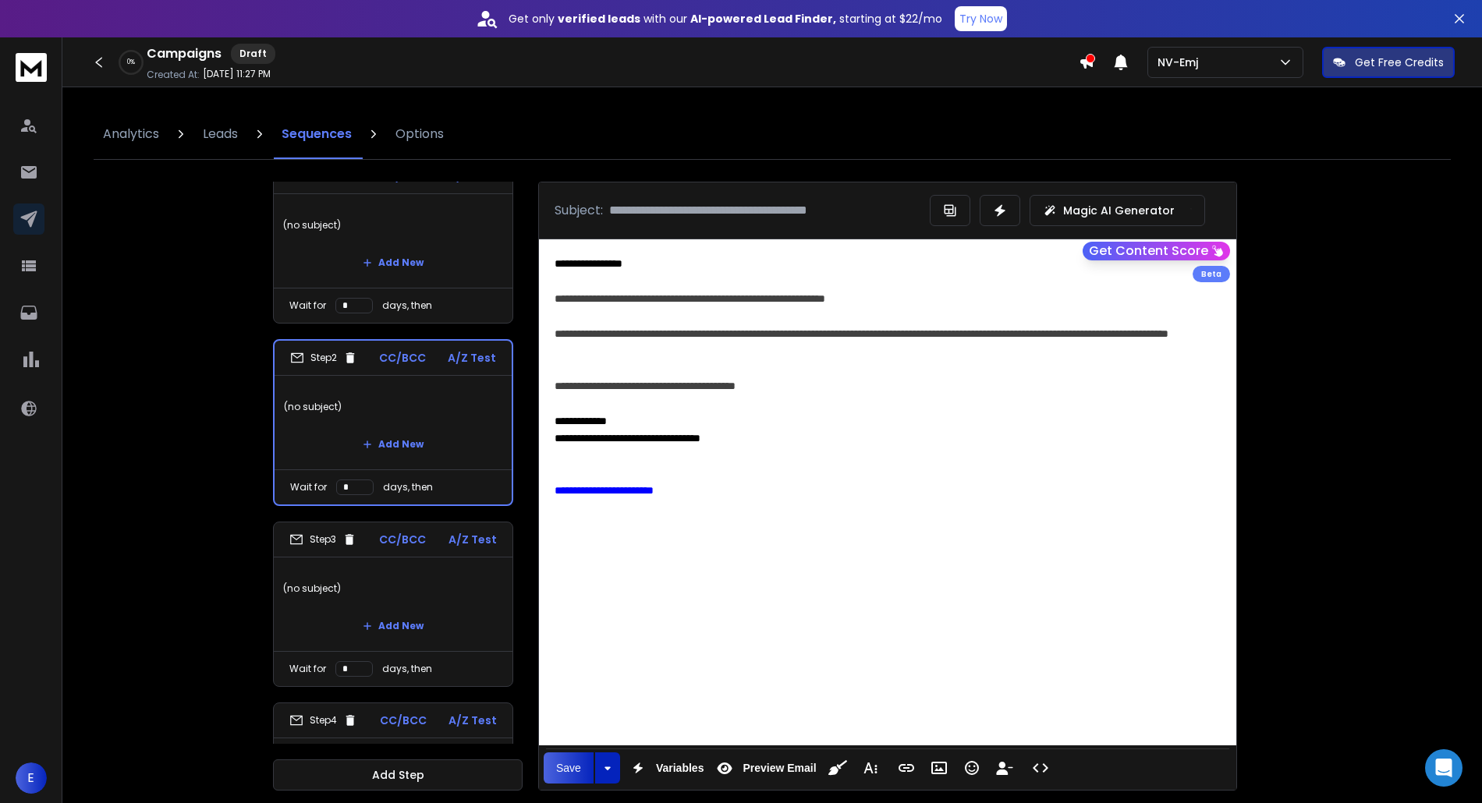
scroll to position [207, 0]
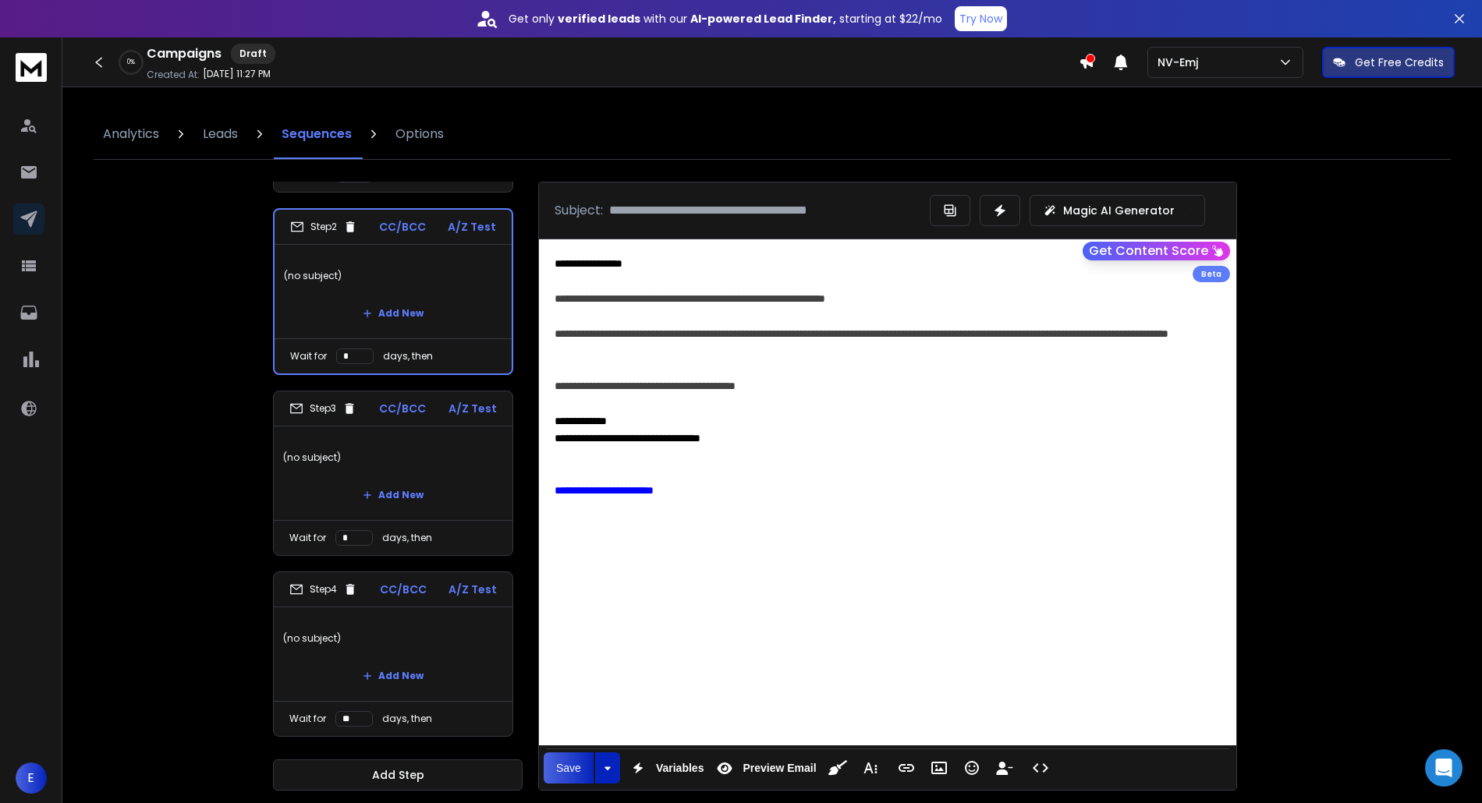
click at [478, 465] on p "(no subject)" at bounding box center [393, 458] width 220 height 44
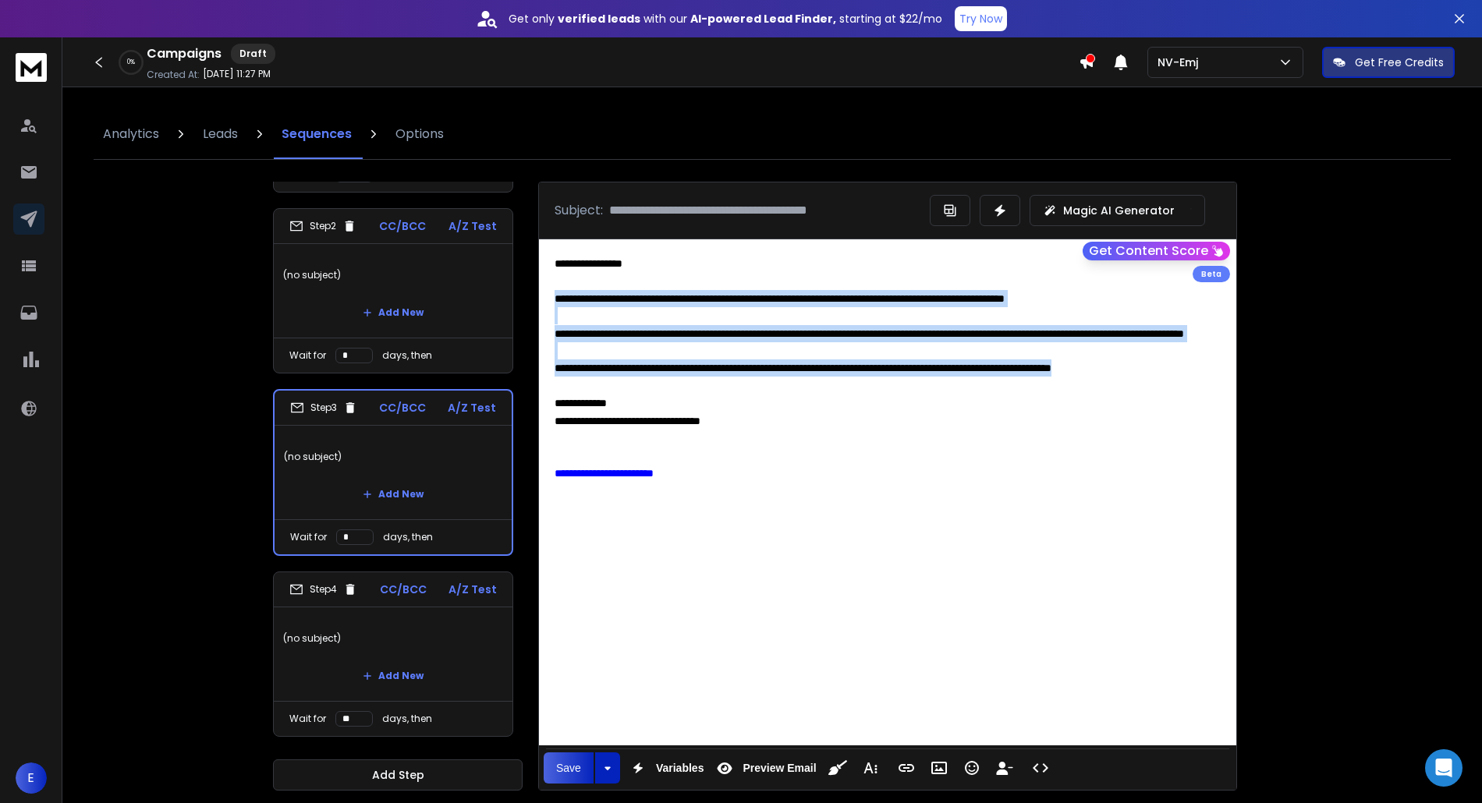
drag, startPoint x: 1162, startPoint y: 388, endPoint x: 543, endPoint y: 301, distance: 625.4
click at [543, 301] on div "**********" at bounding box center [887, 492] width 697 height 506
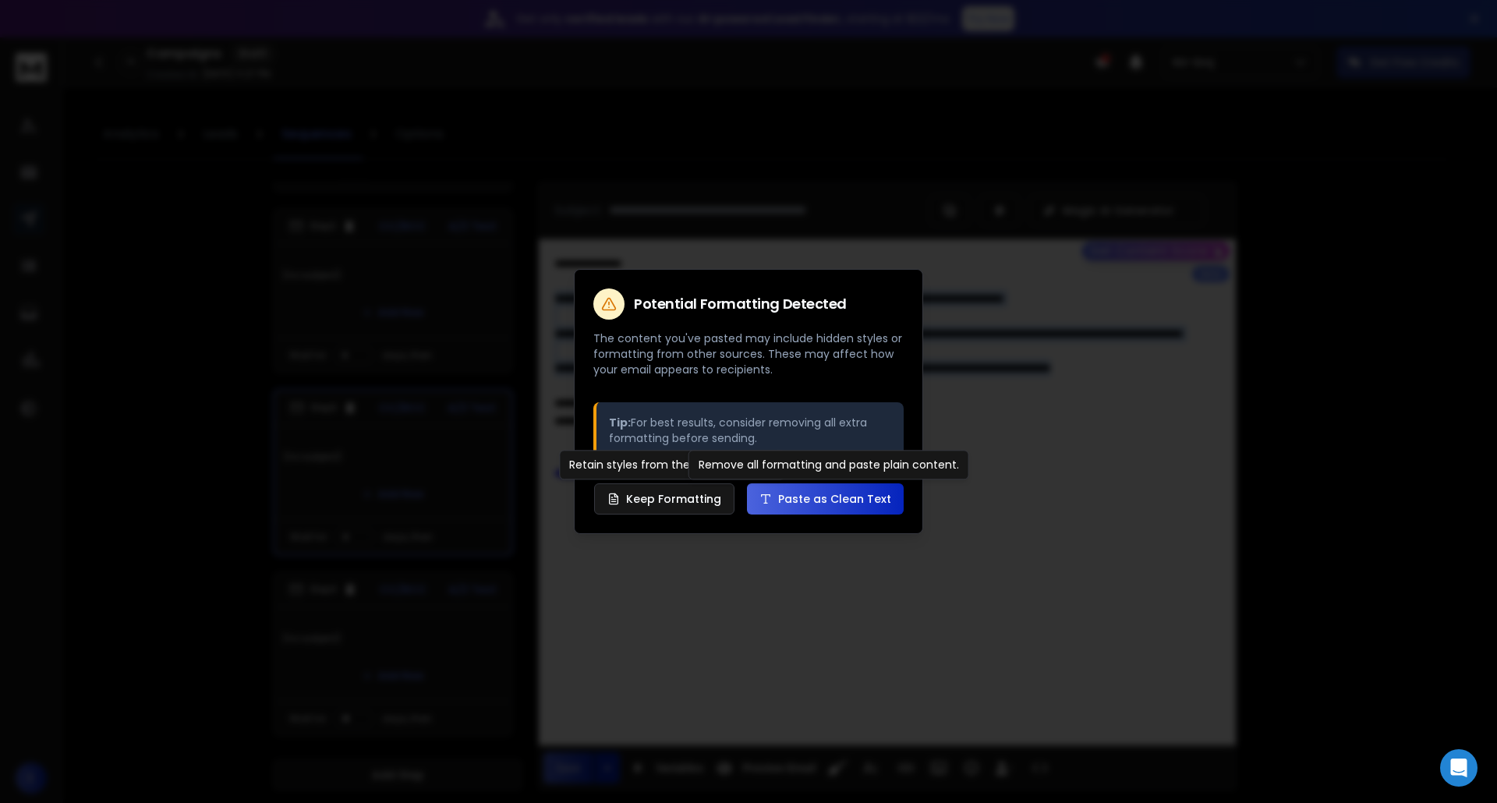
click at [856, 506] on button "Paste as Clean Text" at bounding box center [825, 499] width 157 height 31
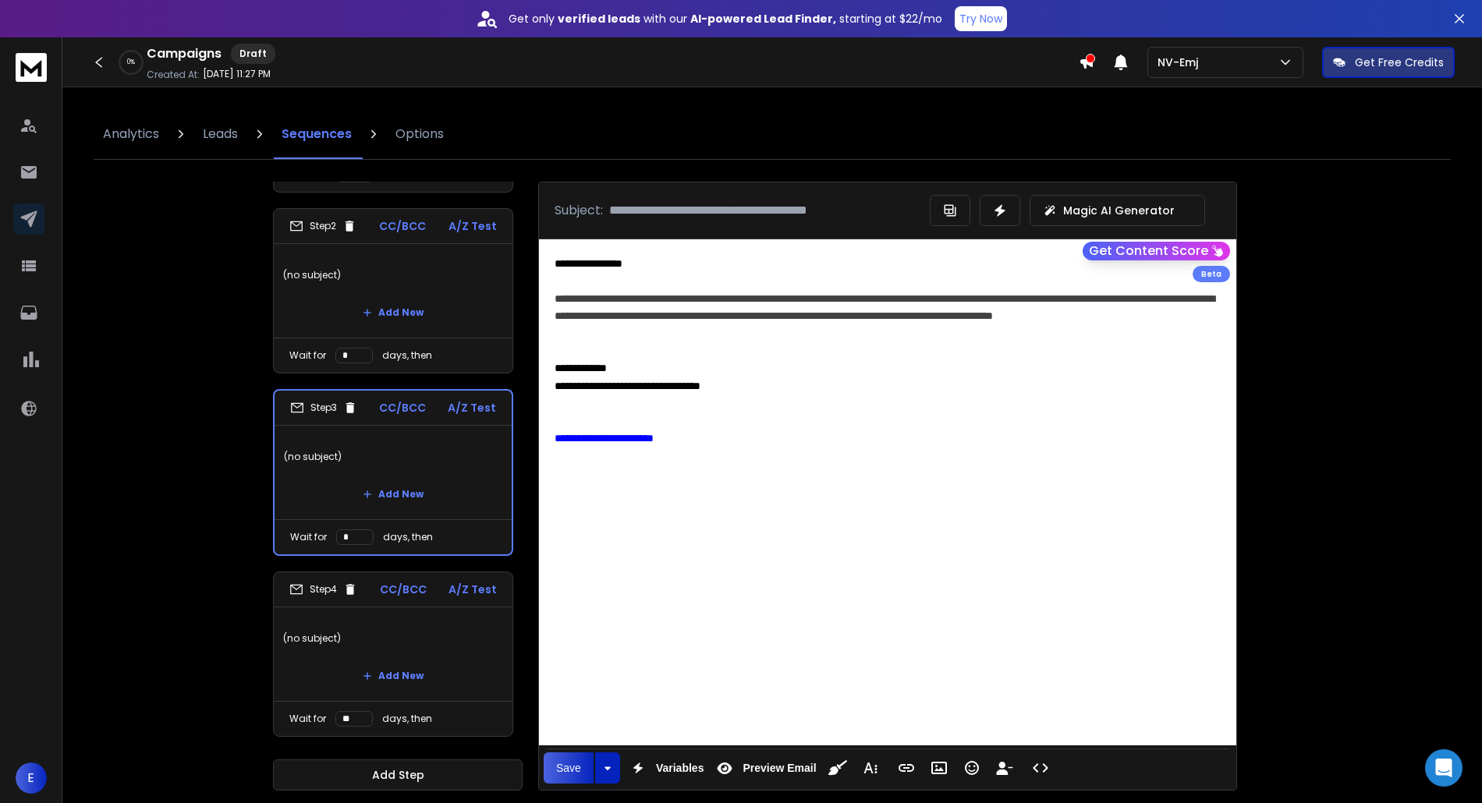
click at [749, 301] on div "**********" at bounding box center [887, 316] width 665 height 52
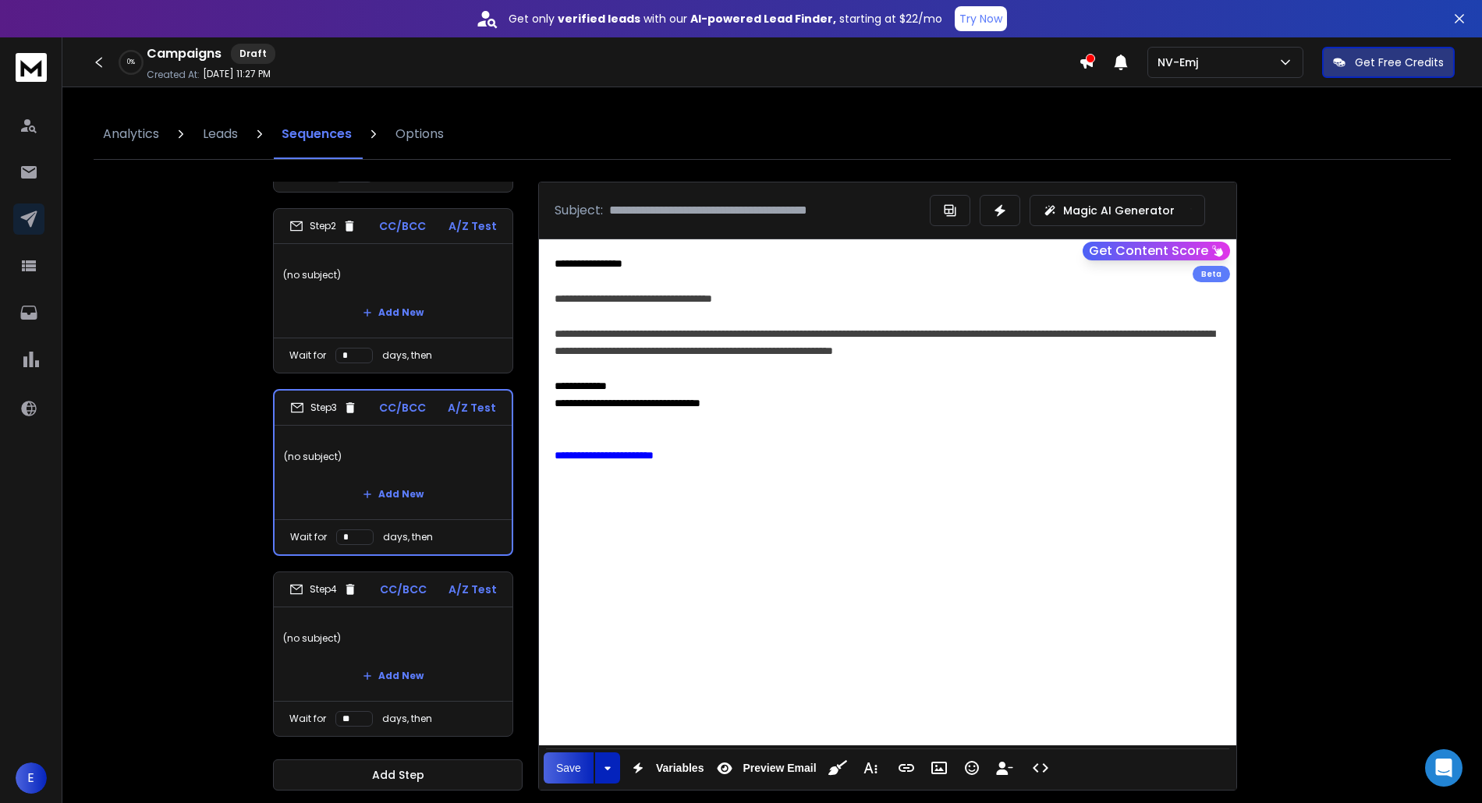
click at [852, 357] on div "**********" at bounding box center [887, 342] width 665 height 35
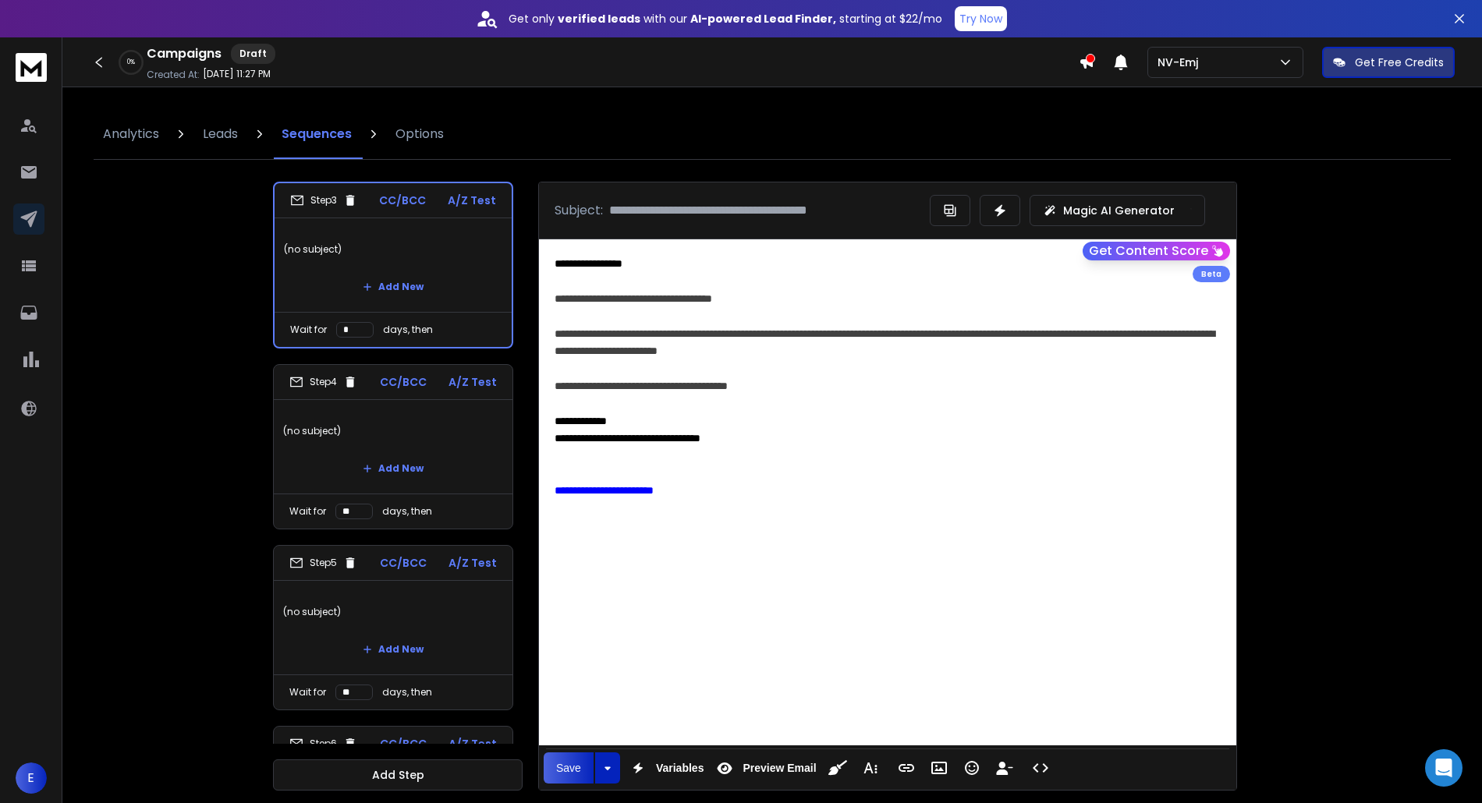
scroll to position [416, 0]
click at [491, 438] on p "(no subject)" at bounding box center [393, 431] width 220 height 44
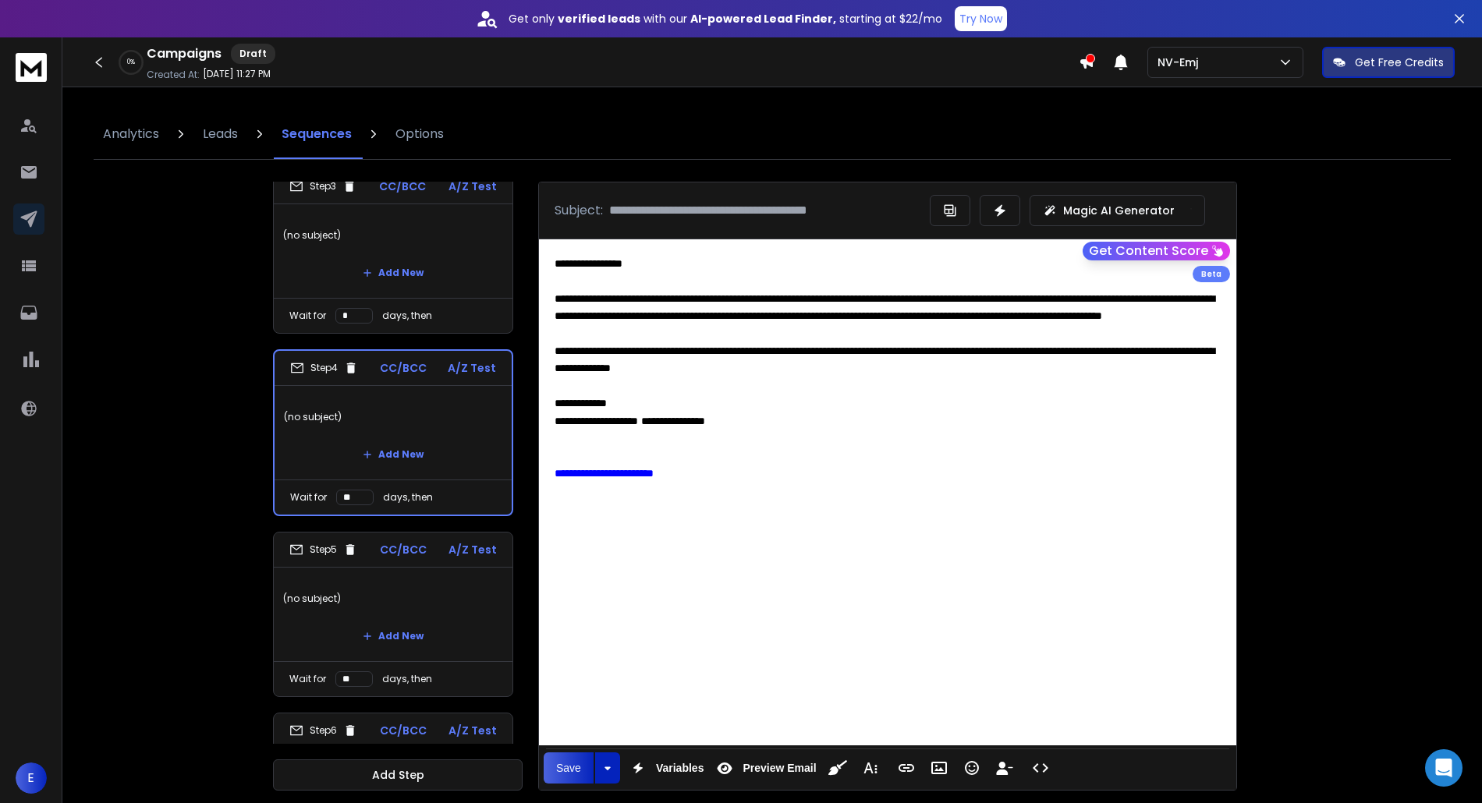
scroll to position [427, 0]
click at [460, 253] on p "(no subject)" at bounding box center [393, 236] width 220 height 44
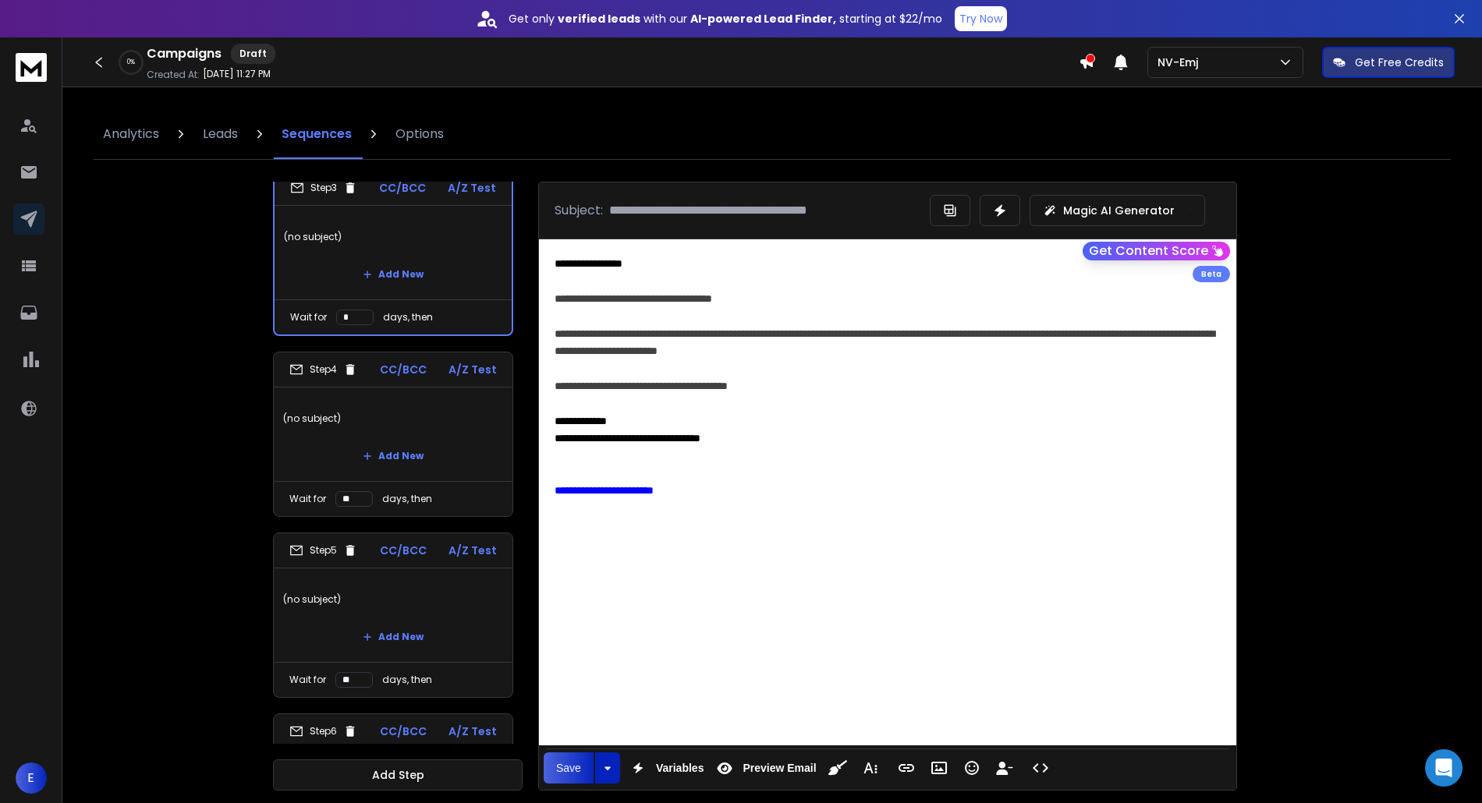
click at [441, 447] on div "Add New" at bounding box center [393, 456] width 220 height 31
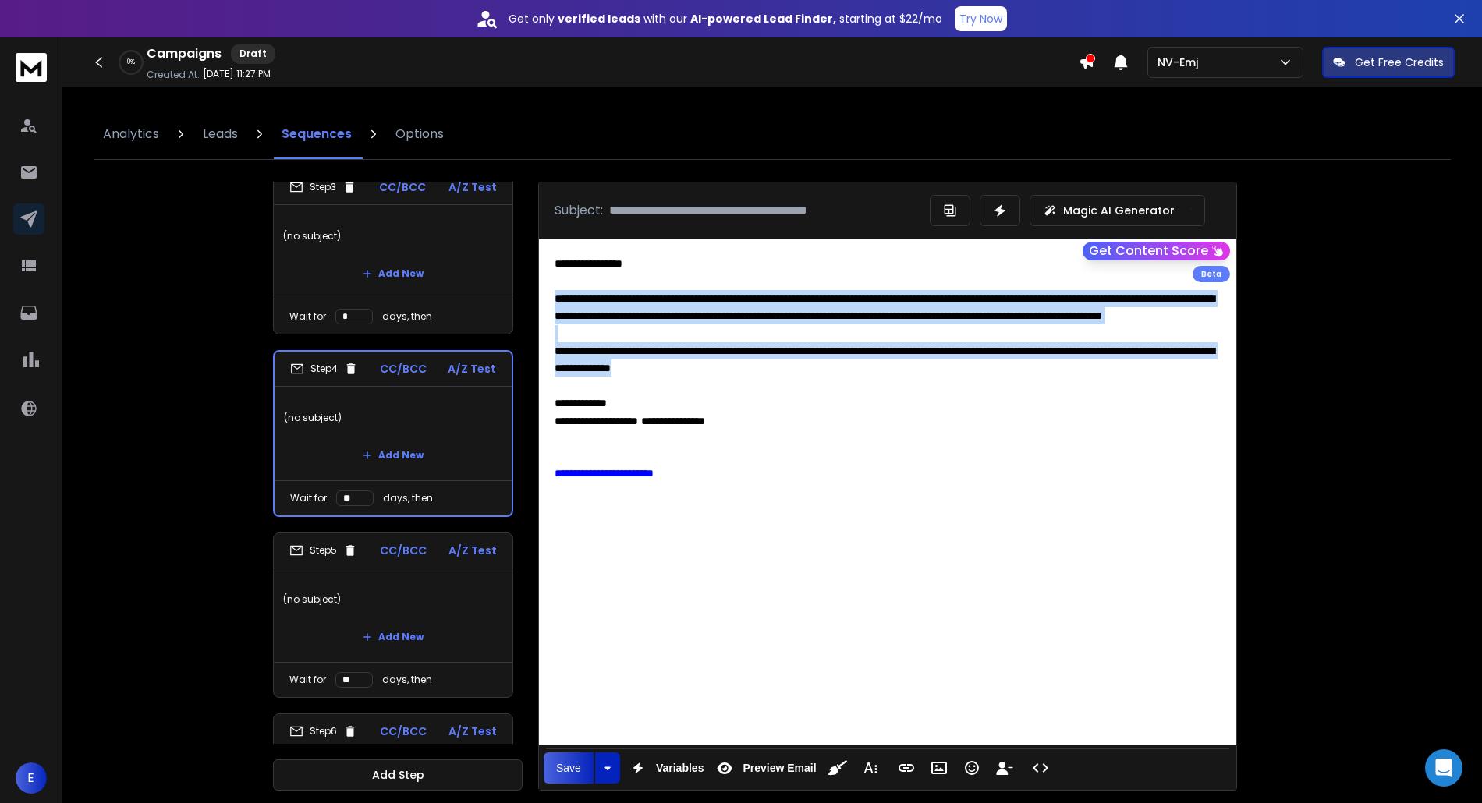
drag, startPoint x: 762, startPoint y: 393, endPoint x: 541, endPoint y: 300, distance: 239.4
click at [541, 300] on div "**********" at bounding box center [887, 492] width 697 height 506
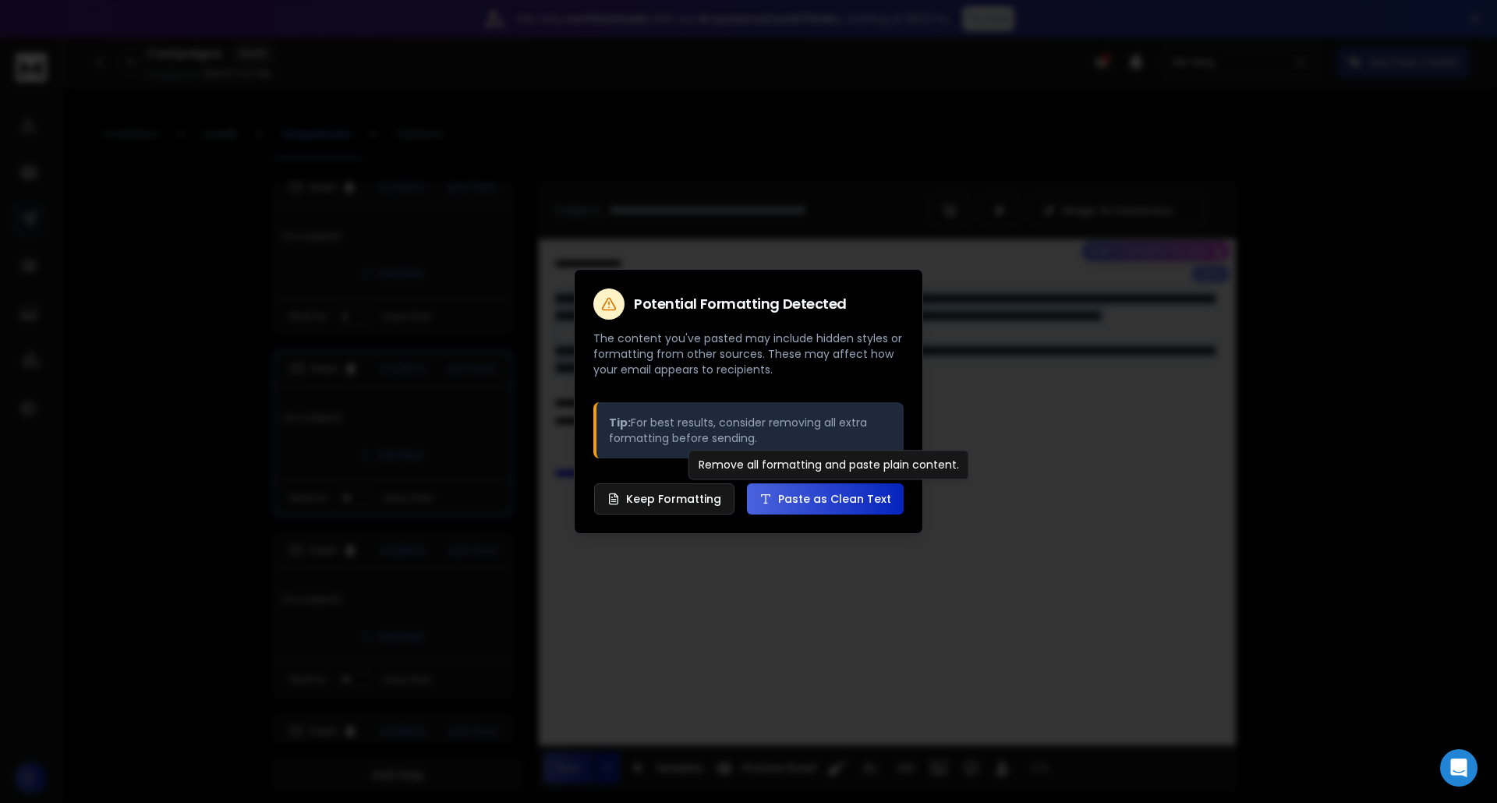
click at [820, 498] on button "Paste as Clean Text" at bounding box center [825, 499] width 157 height 31
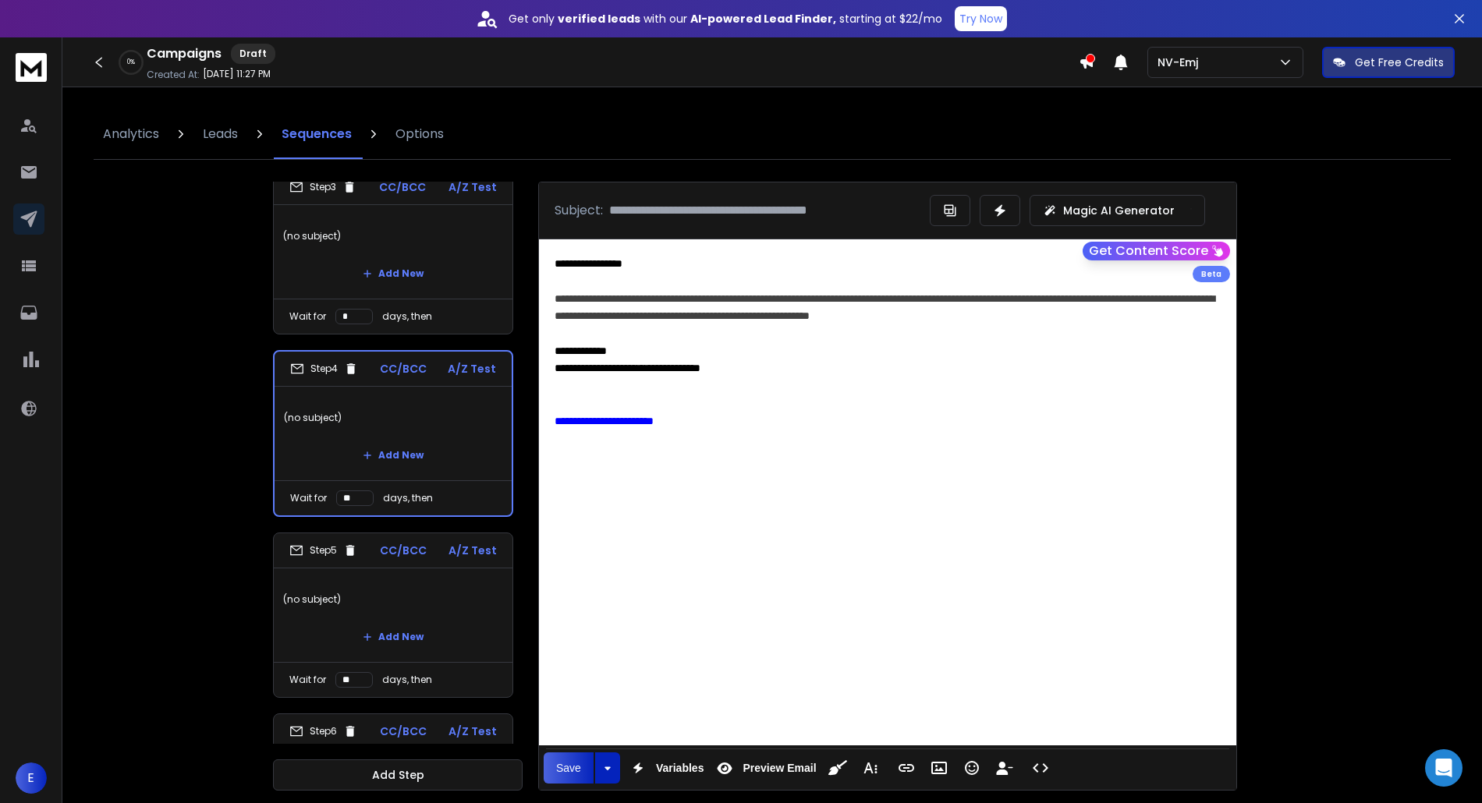
click at [466, 256] on p "(no subject)" at bounding box center [393, 236] width 220 height 44
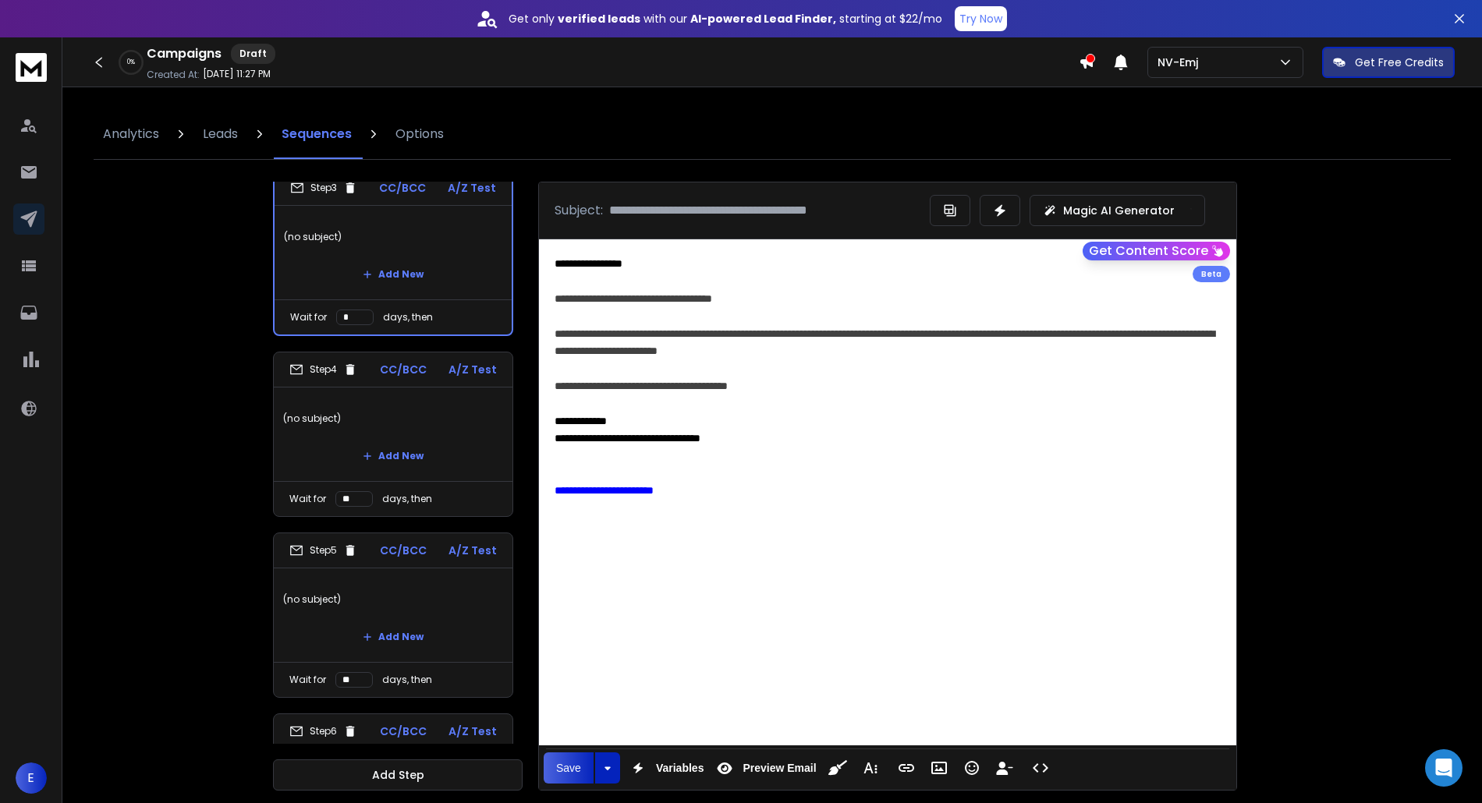
click at [454, 427] on p "(no subject)" at bounding box center [393, 419] width 220 height 44
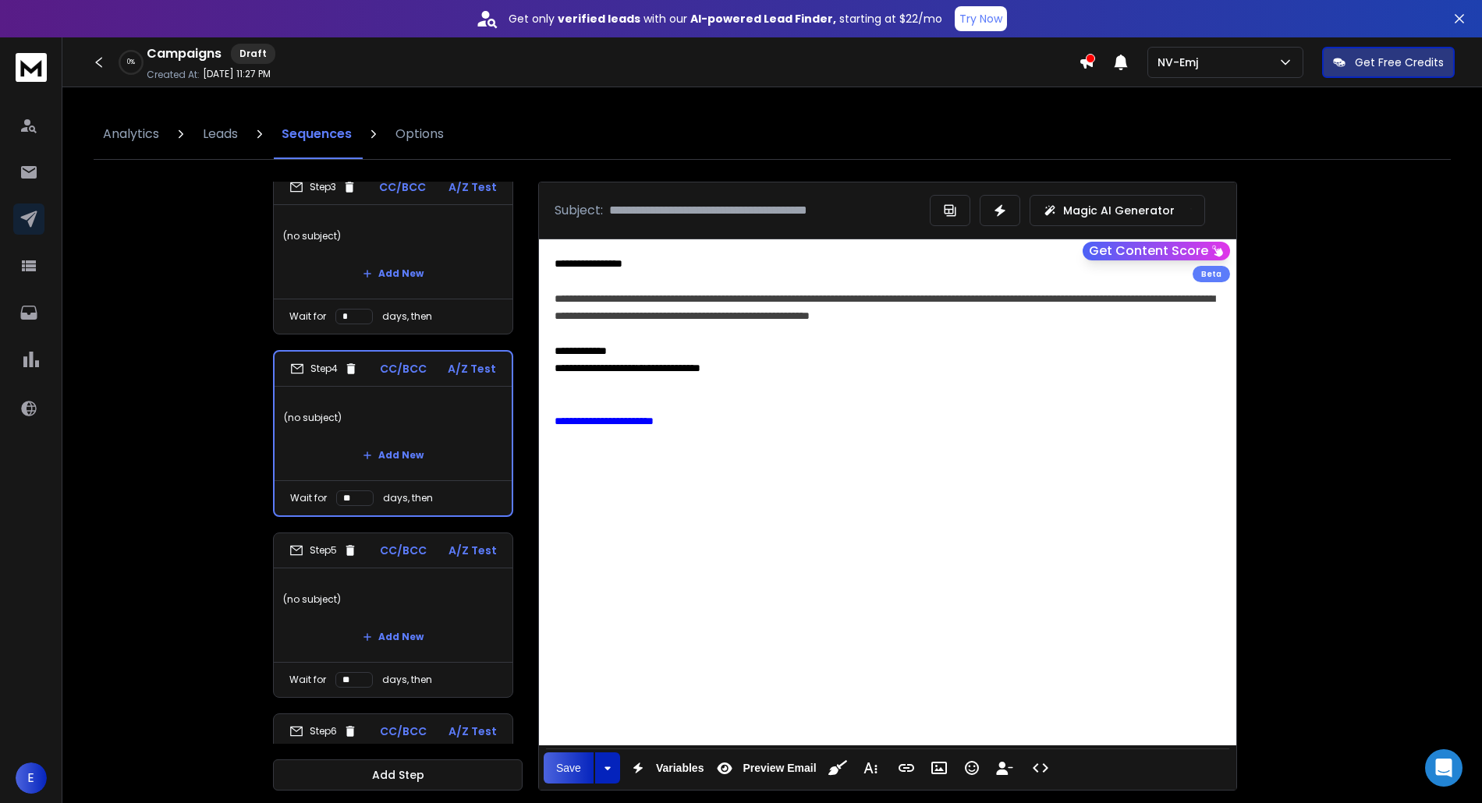
click at [853, 303] on div "**********" at bounding box center [887, 307] width 665 height 35
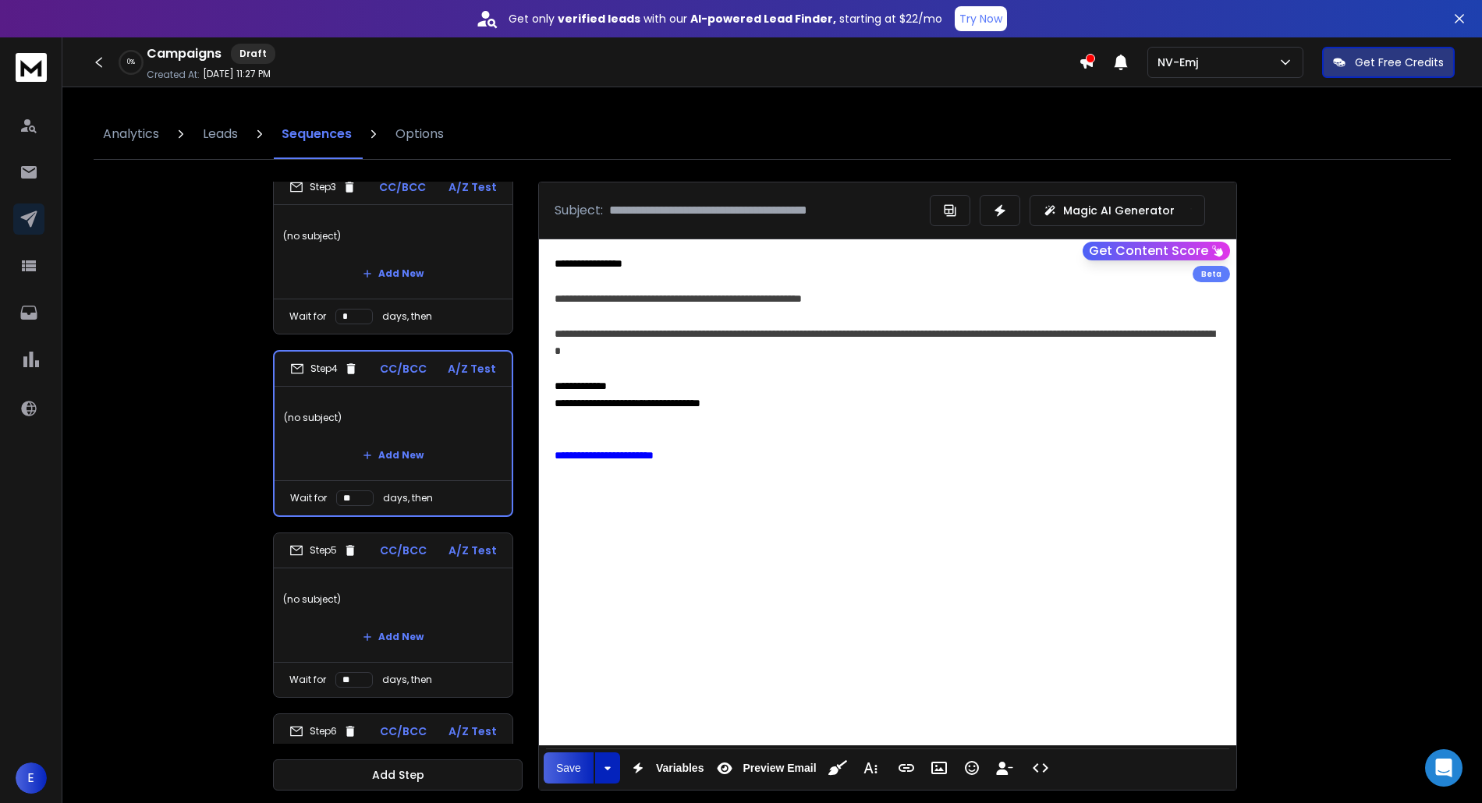
click at [1139, 335] on div "**********" at bounding box center [887, 342] width 665 height 35
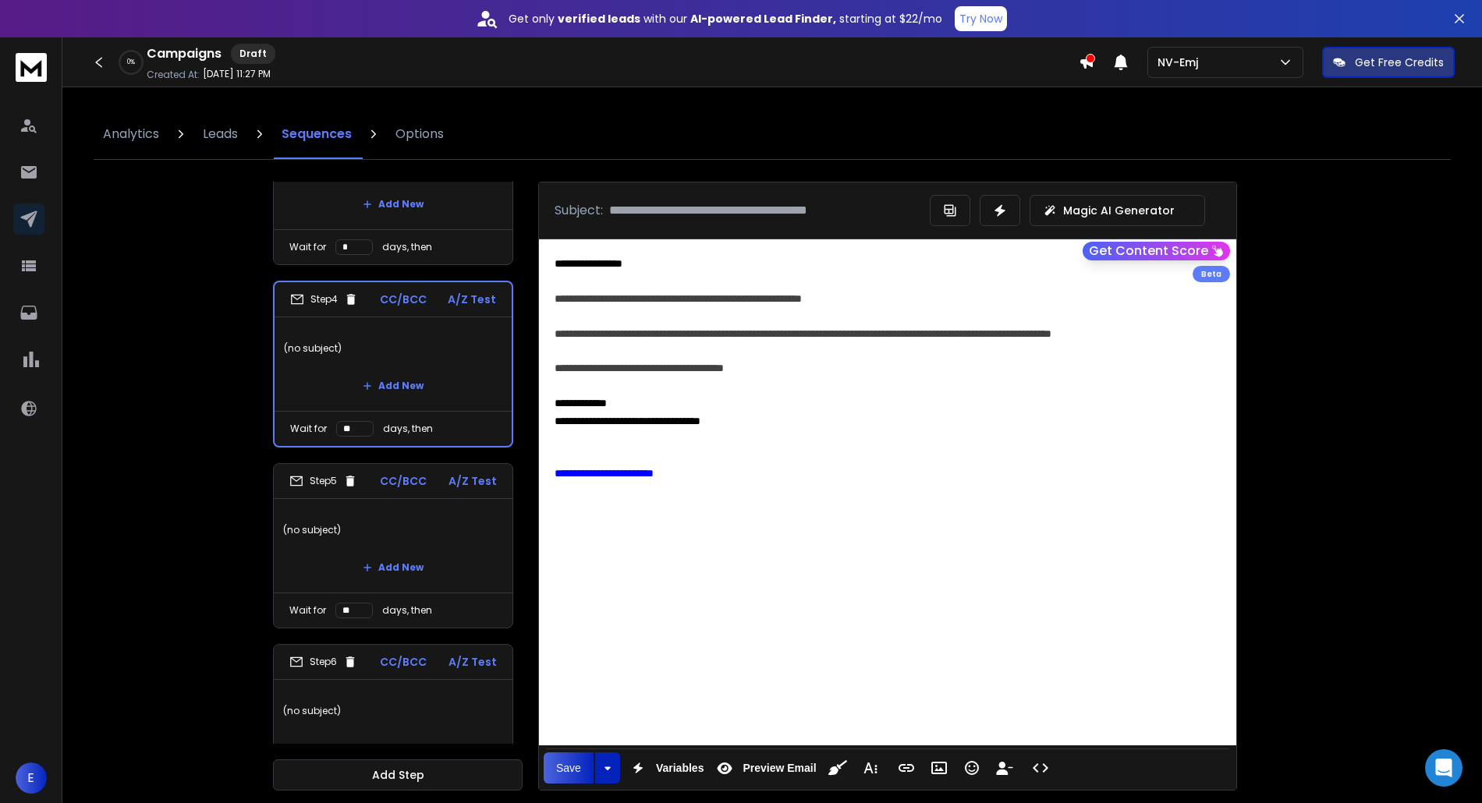
scroll to position [531, 0]
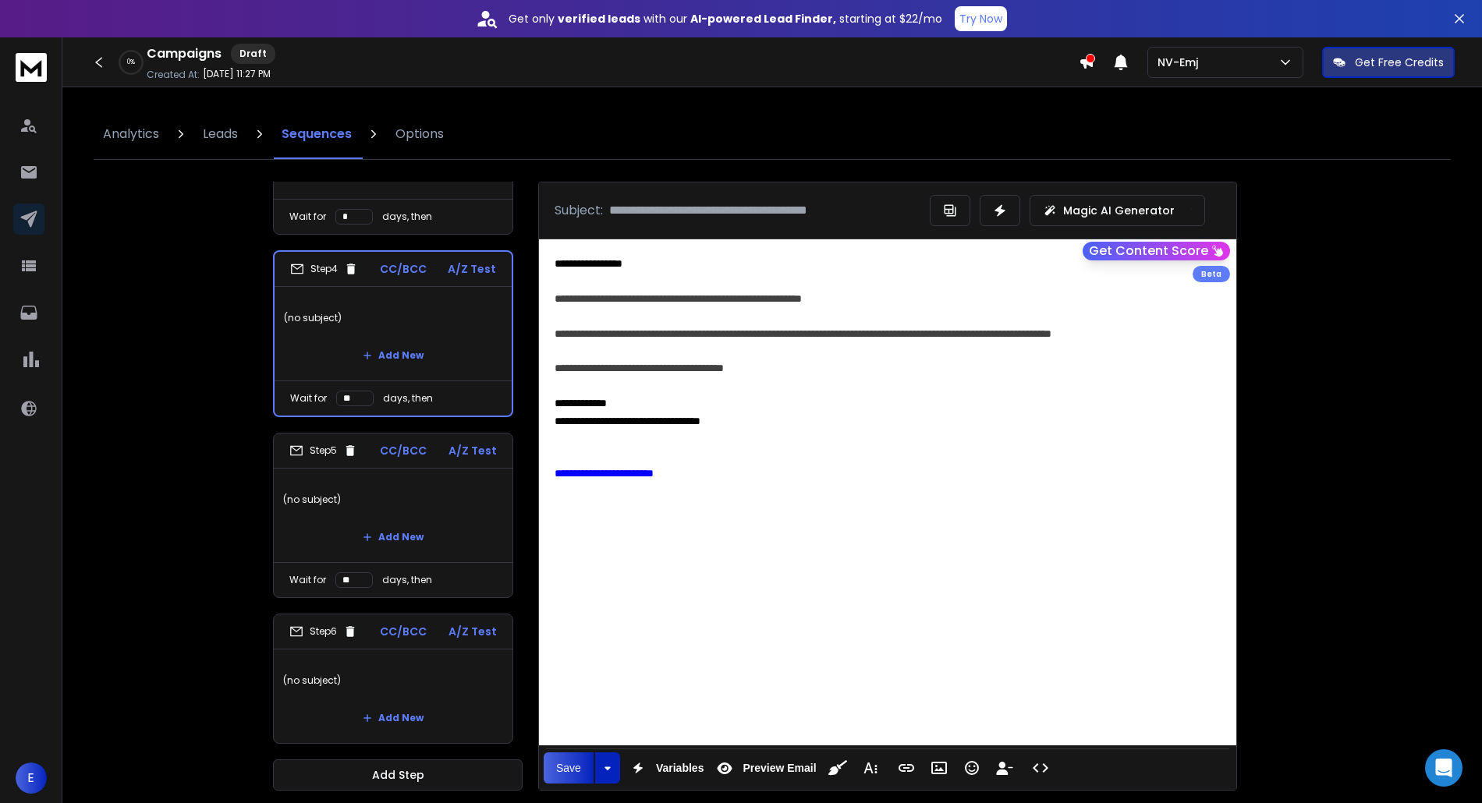
click at [468, 519] on p "(no subject)" at bounding box center [393, 500] width 220 height 44
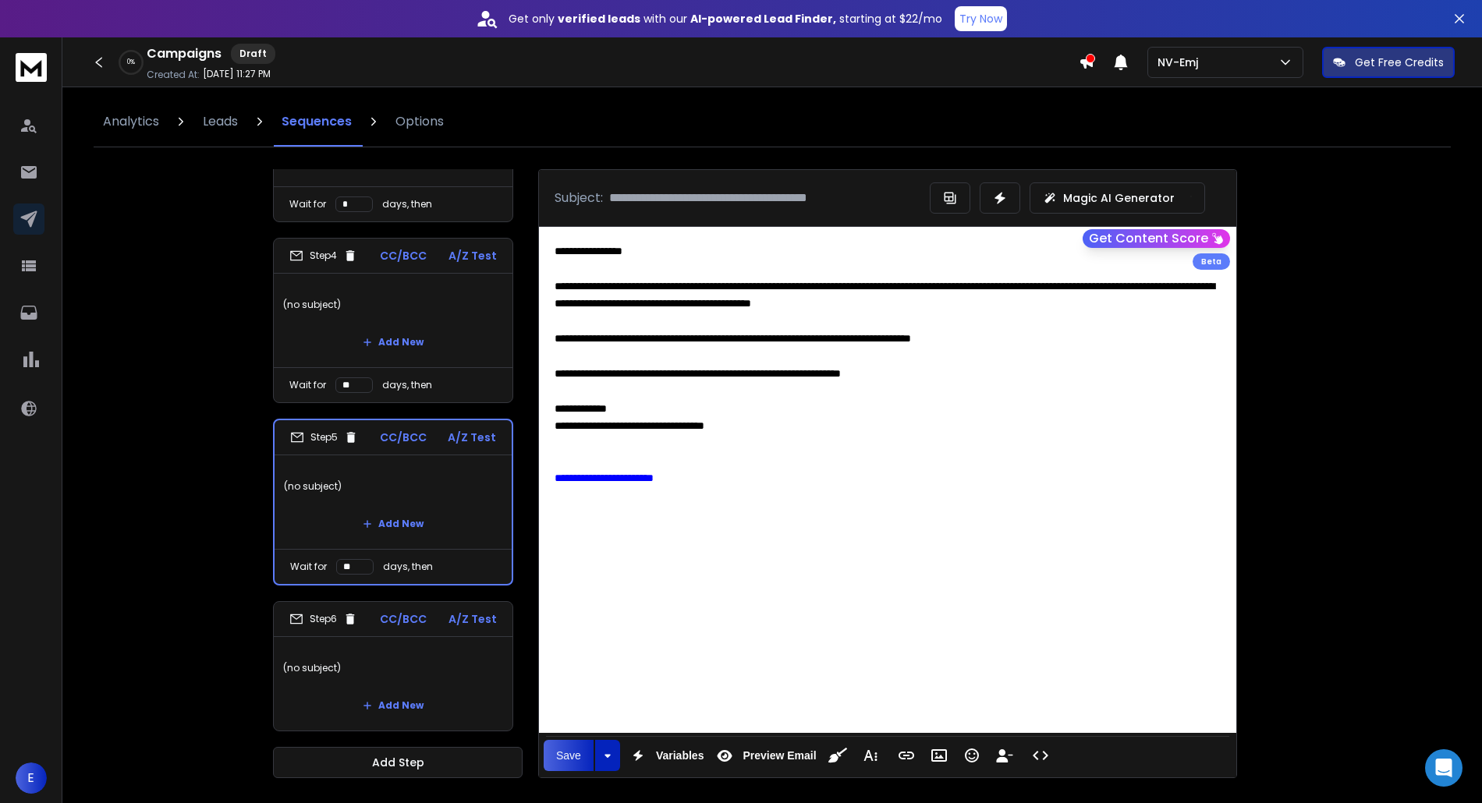
scroll to position [16, 0]
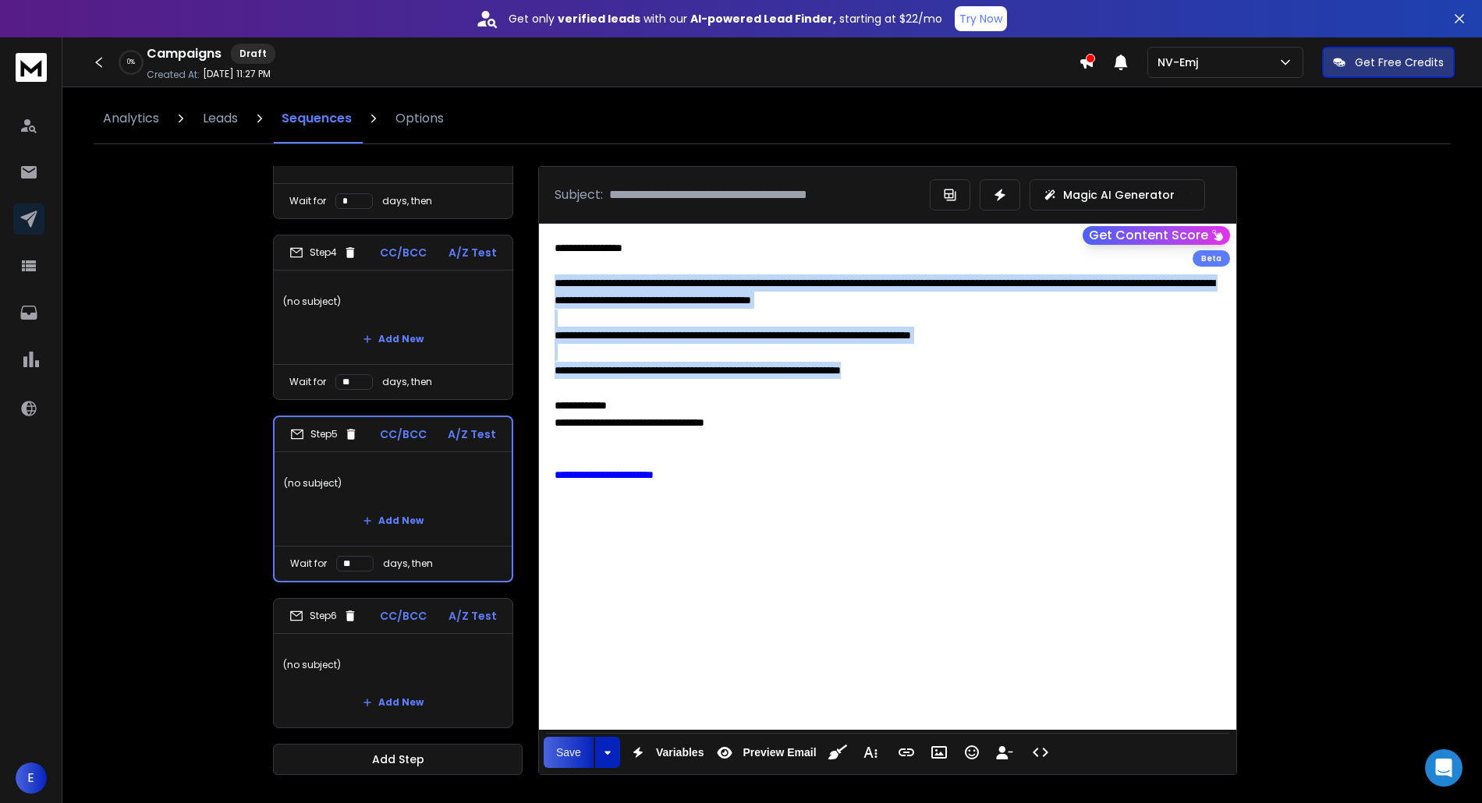
drag, startPoint x: 887, startPoint y: 376, endPoint x: 549, endPoint y: 292, distance: 348.0
click at [549, 292] on div "**********" at bounding box center [887, 477] width 697 height 506
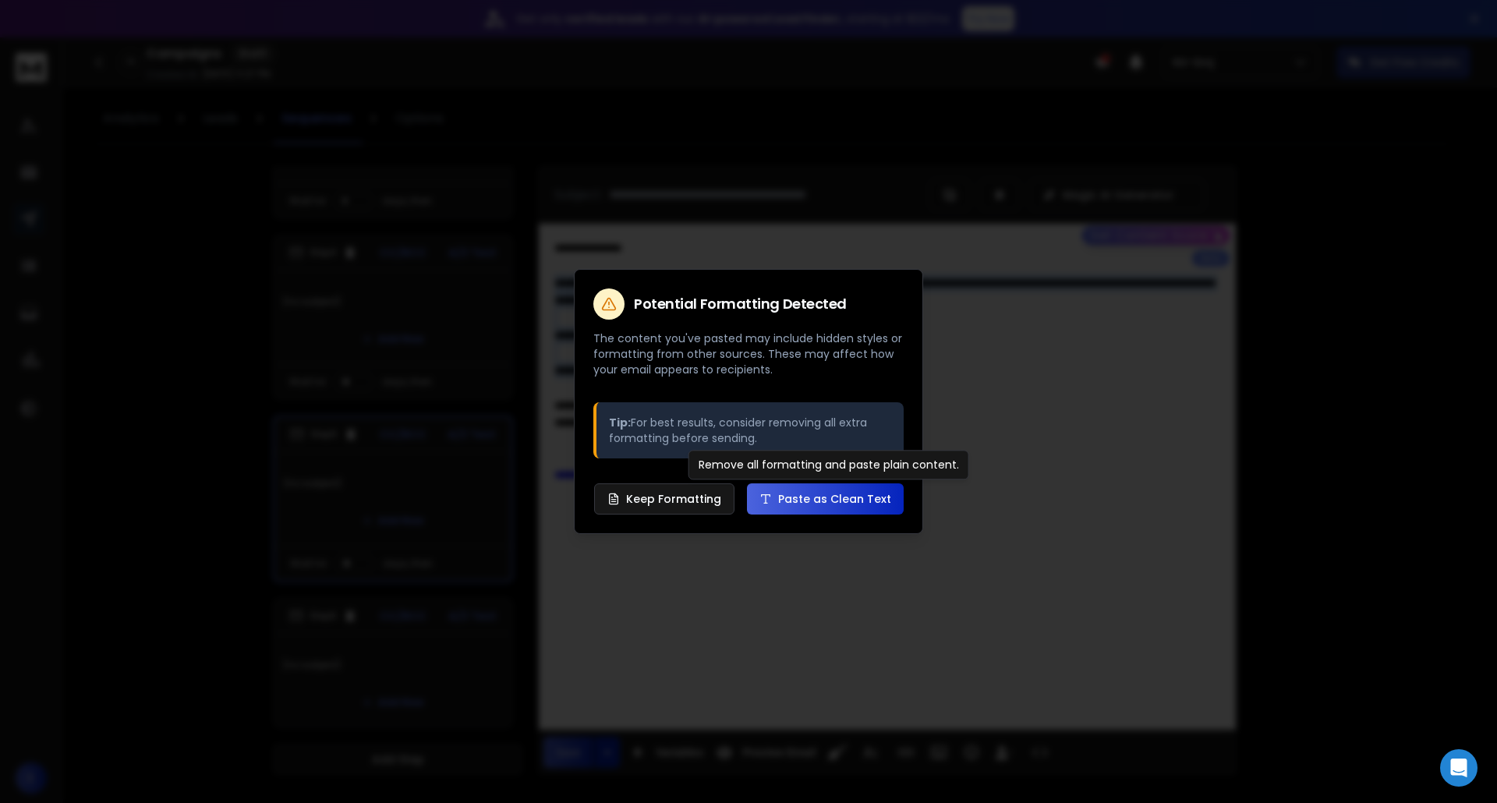
click at [806, 503] on button "Paste as Clean Text" at bounding box center [825, 499] width 157 height 31
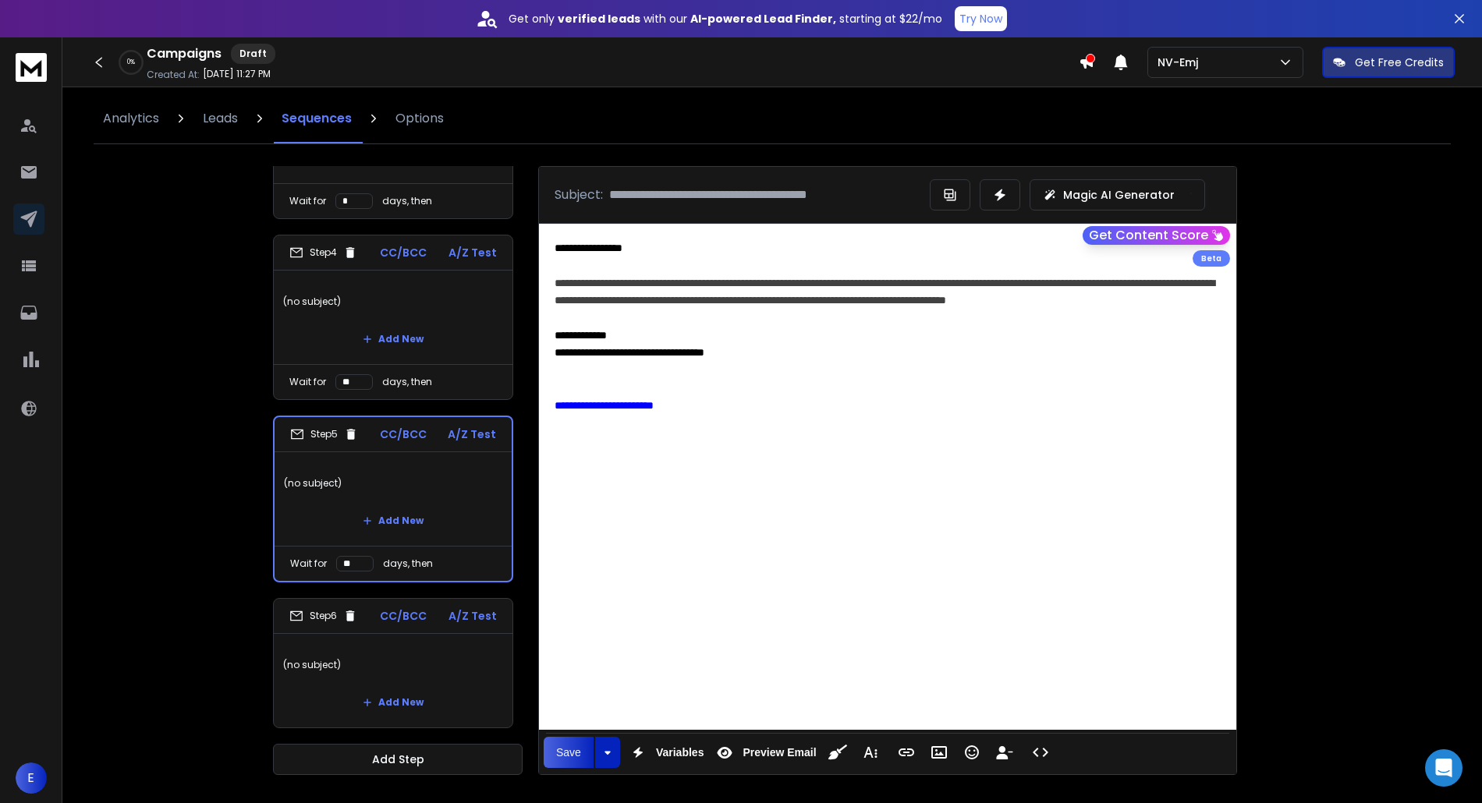
drag, startPoint x: 1103, startPoint y: 287, endPoint x: 1112, endPoint y: 295, distance: 12.2
click at [1104, 287] on div "**********" at bounding box center [887, 292] width 665 height 35
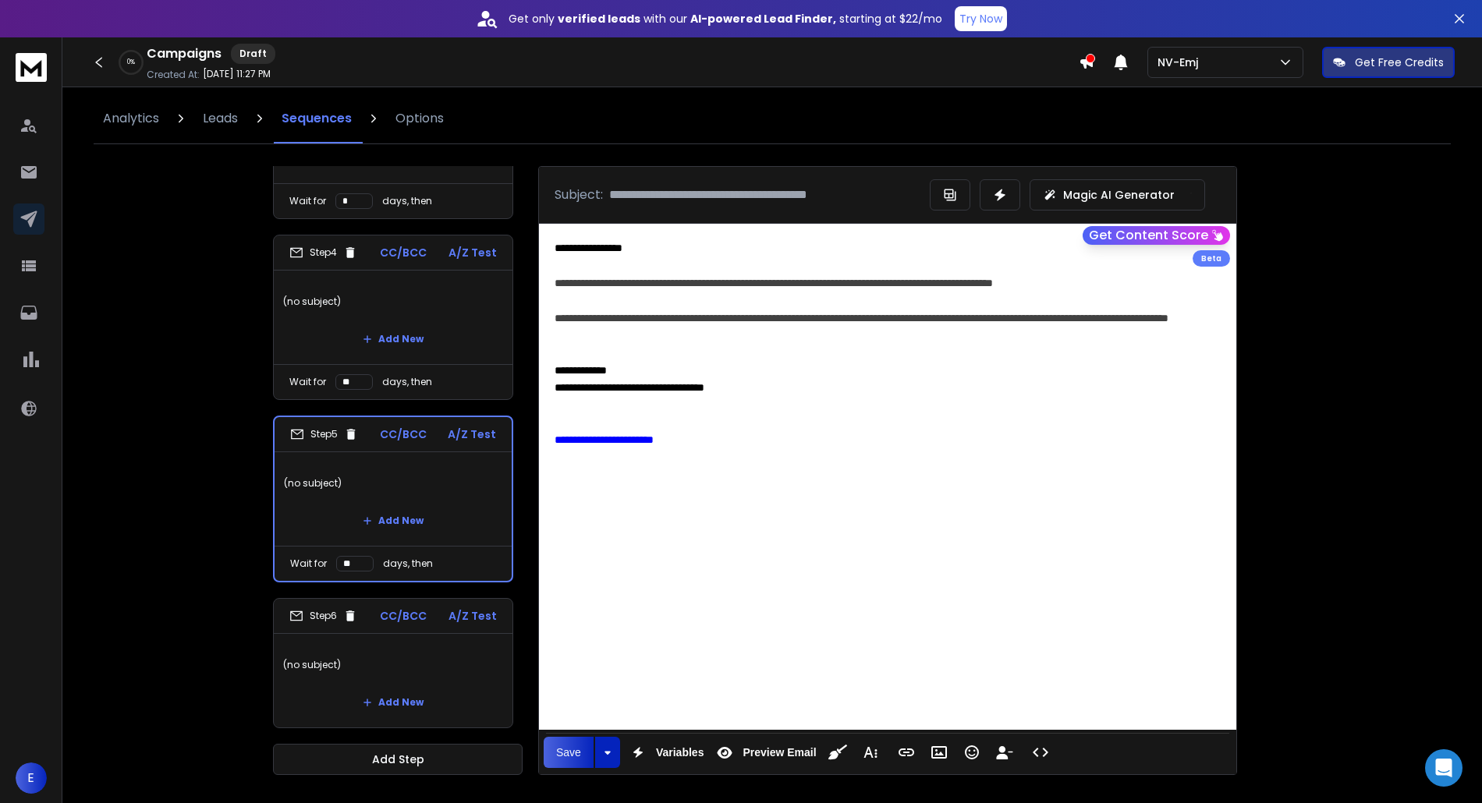
click at [1051, 322] on div "**********" at bounding box center [887, 327] width 665 height 35
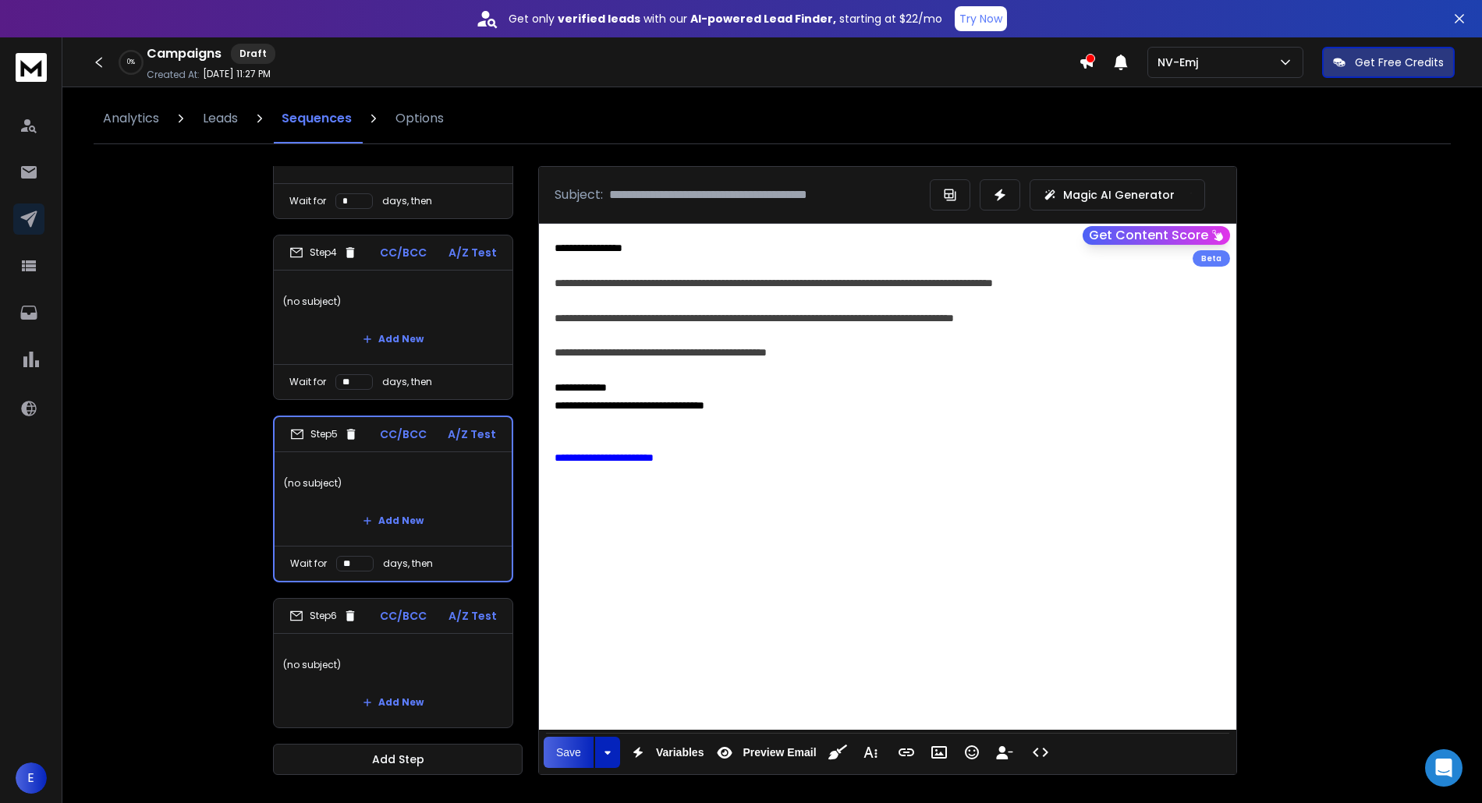
click at [468, 671] on p "(no subject)" at bounding box center [393, 665] width 220 height 44
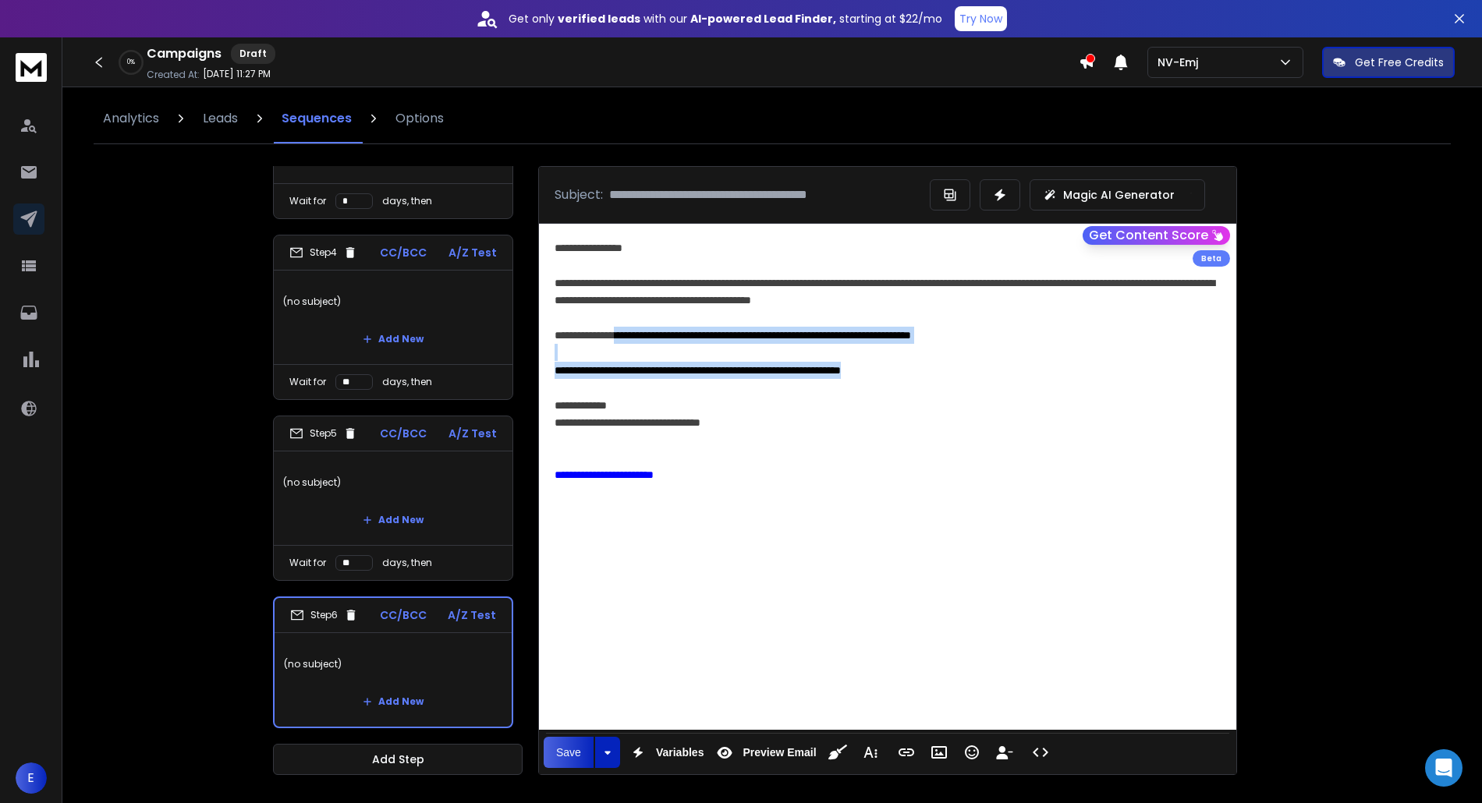
drag, startPoint x: 888, startPoint y: 374, endPoint x: 630, endPoint y: 326, distance: 261.9
click at [630, 326] on div "**********" at bounding box center [887, 477] width 697 height 506
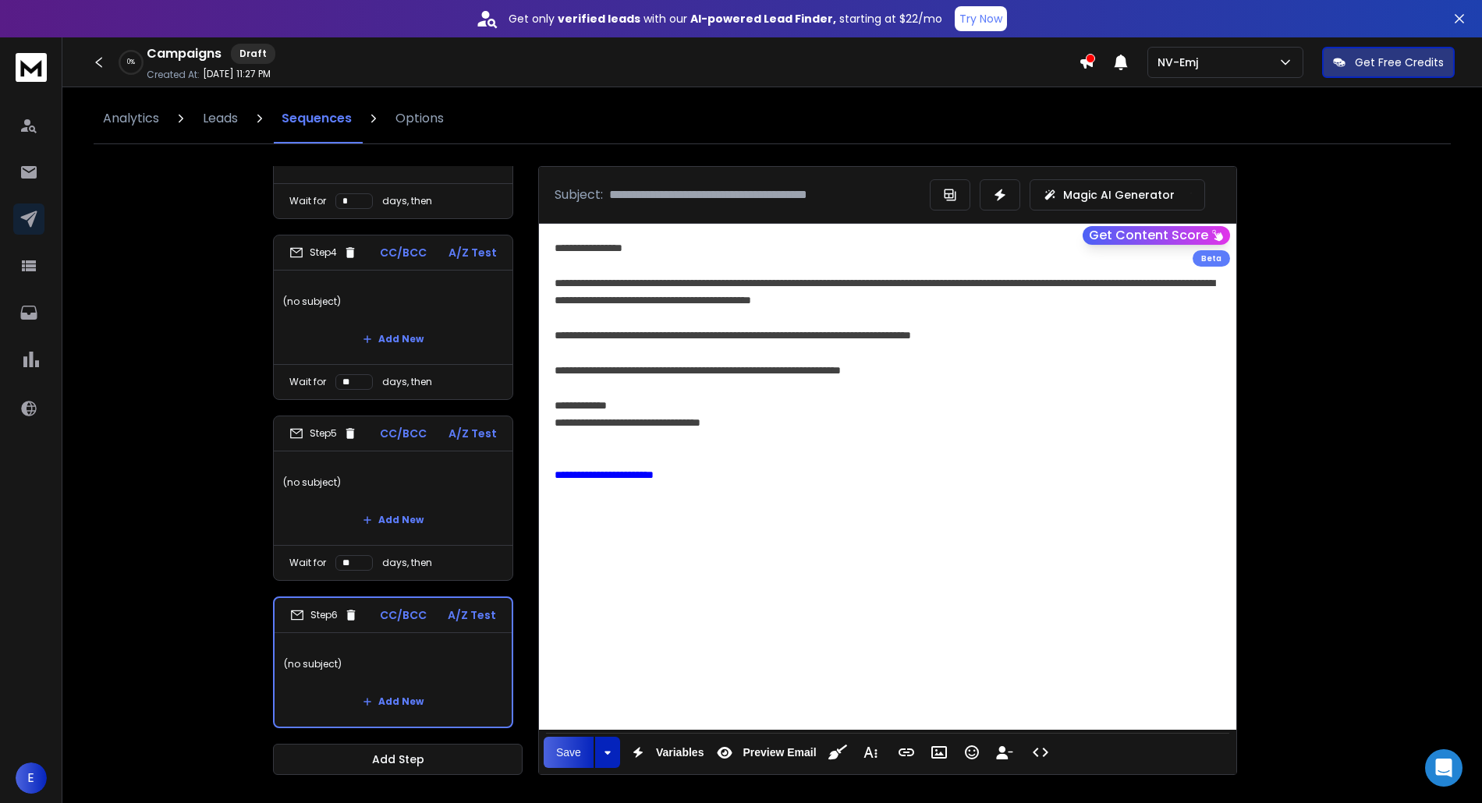
click at [969, 477] on div "**********" at bounding box center [888, 474] width 666 height 17
click at [468, 488] on p "(no subject)" at bounding box center [393, 483] width 220 height 44
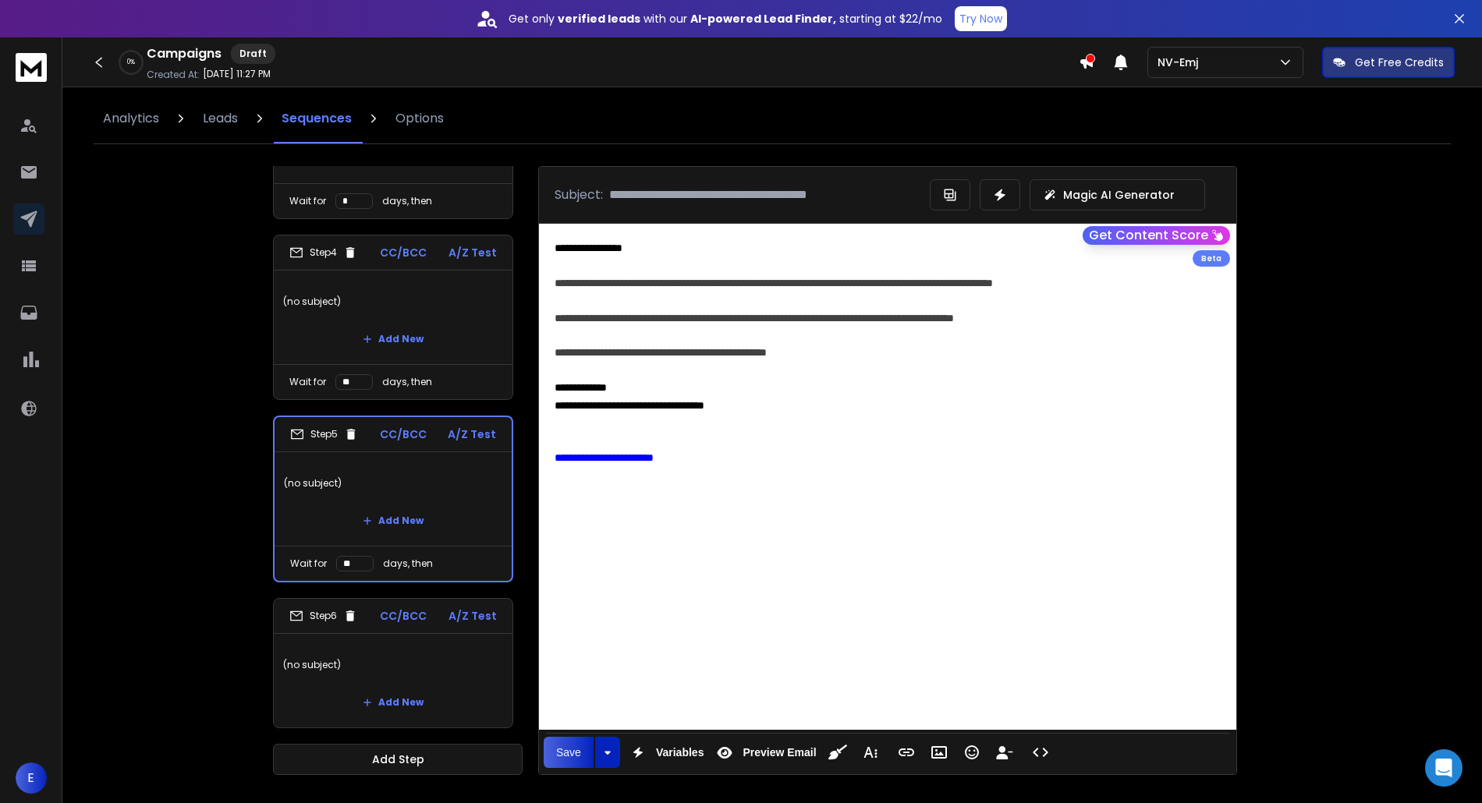
click at [485, 679] on p "(no subject)" at bounding box center [393, 665] width 220 height 44
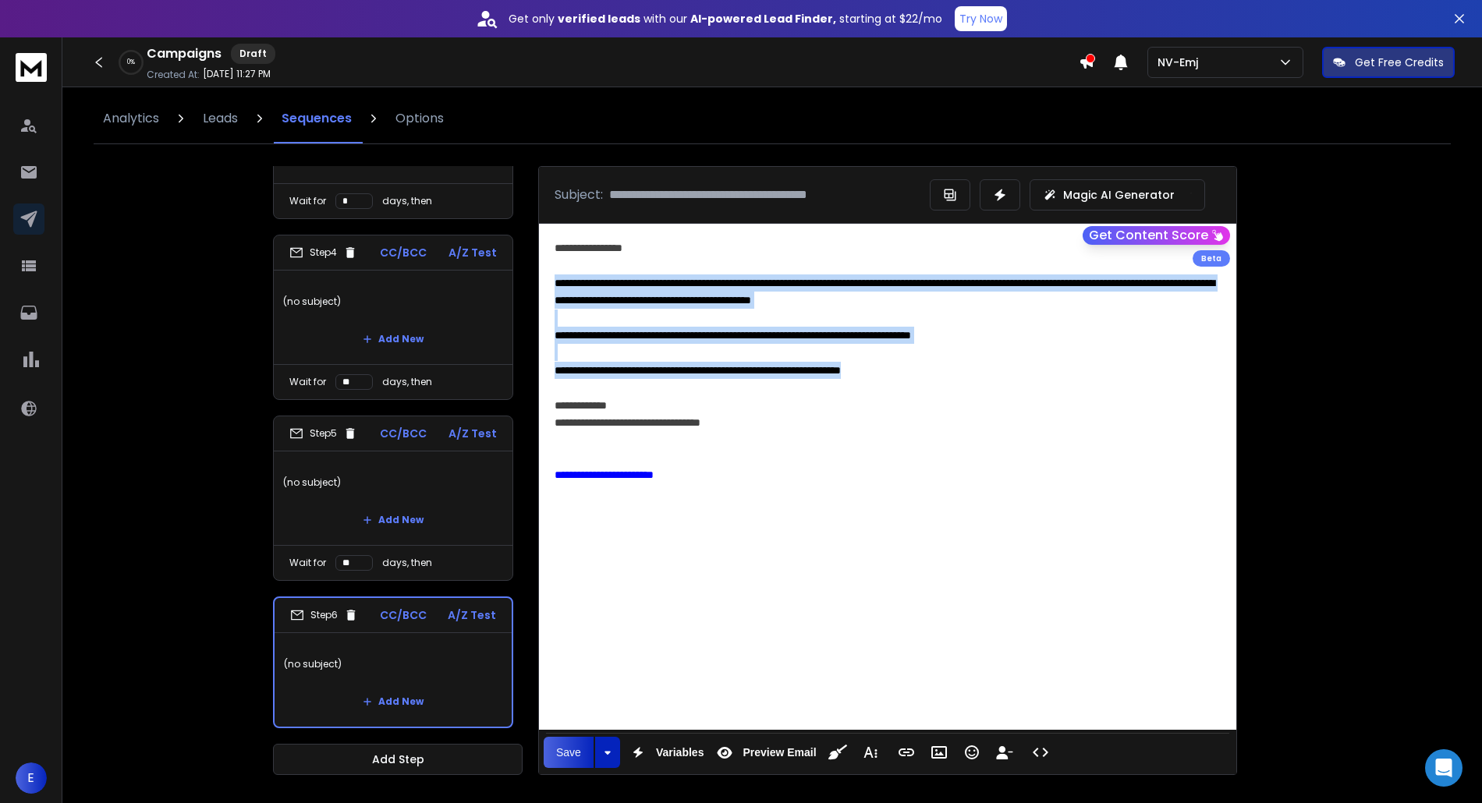
drag, startPoint x: 909, startPoint y: 376, endPoint x: 554, endPoint y: 278, distance: 368.2
click at [554, 278] on div "**********" at bounding box center [887, 477] width 697 height 506
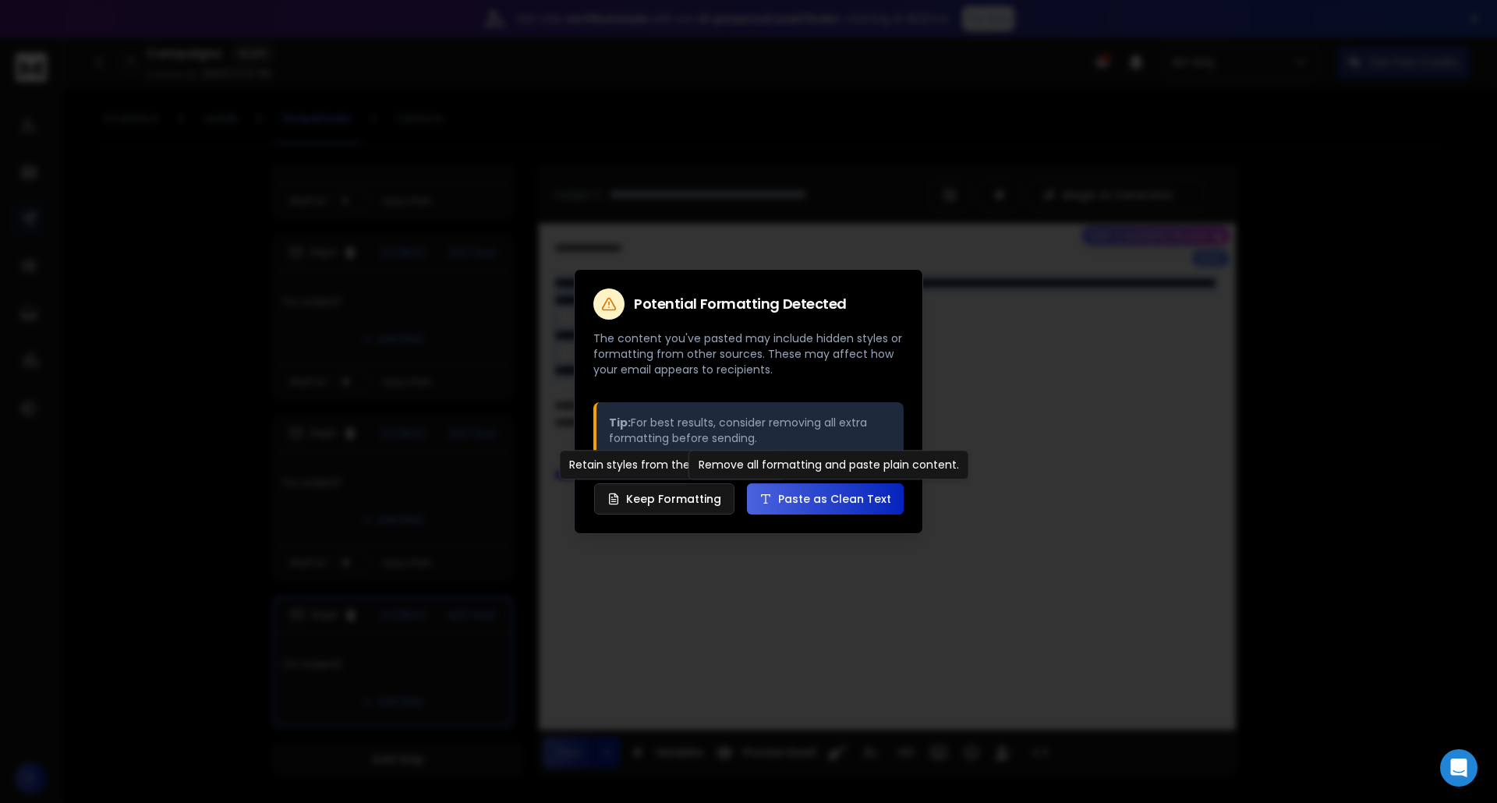
click at [822, 496] on button "Paste as Clean Text" at bounding box center [825, 499] width 157 height 31
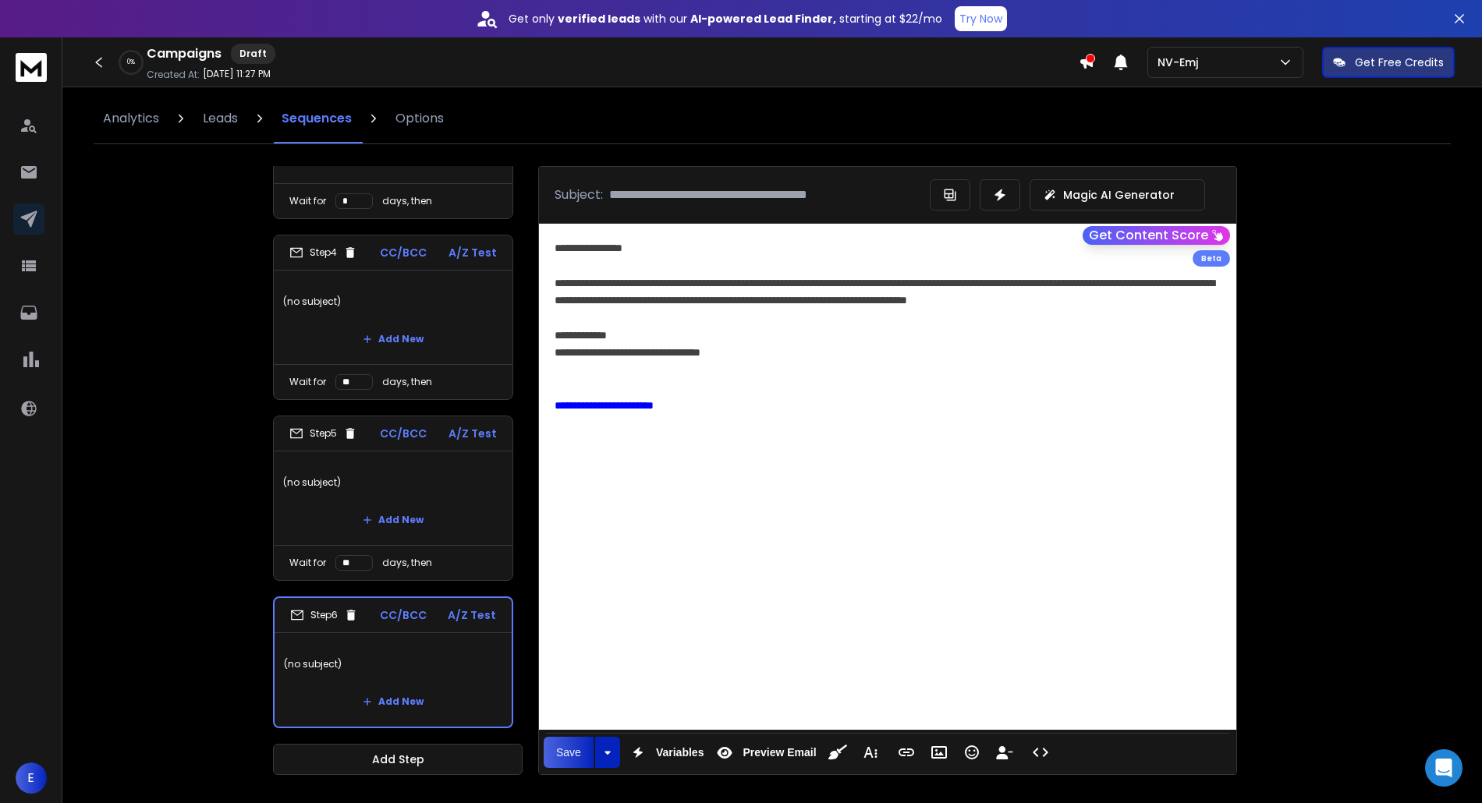
click at [1148, 282] on div "**********" at bounding box center [887, 292] width 665 height 35
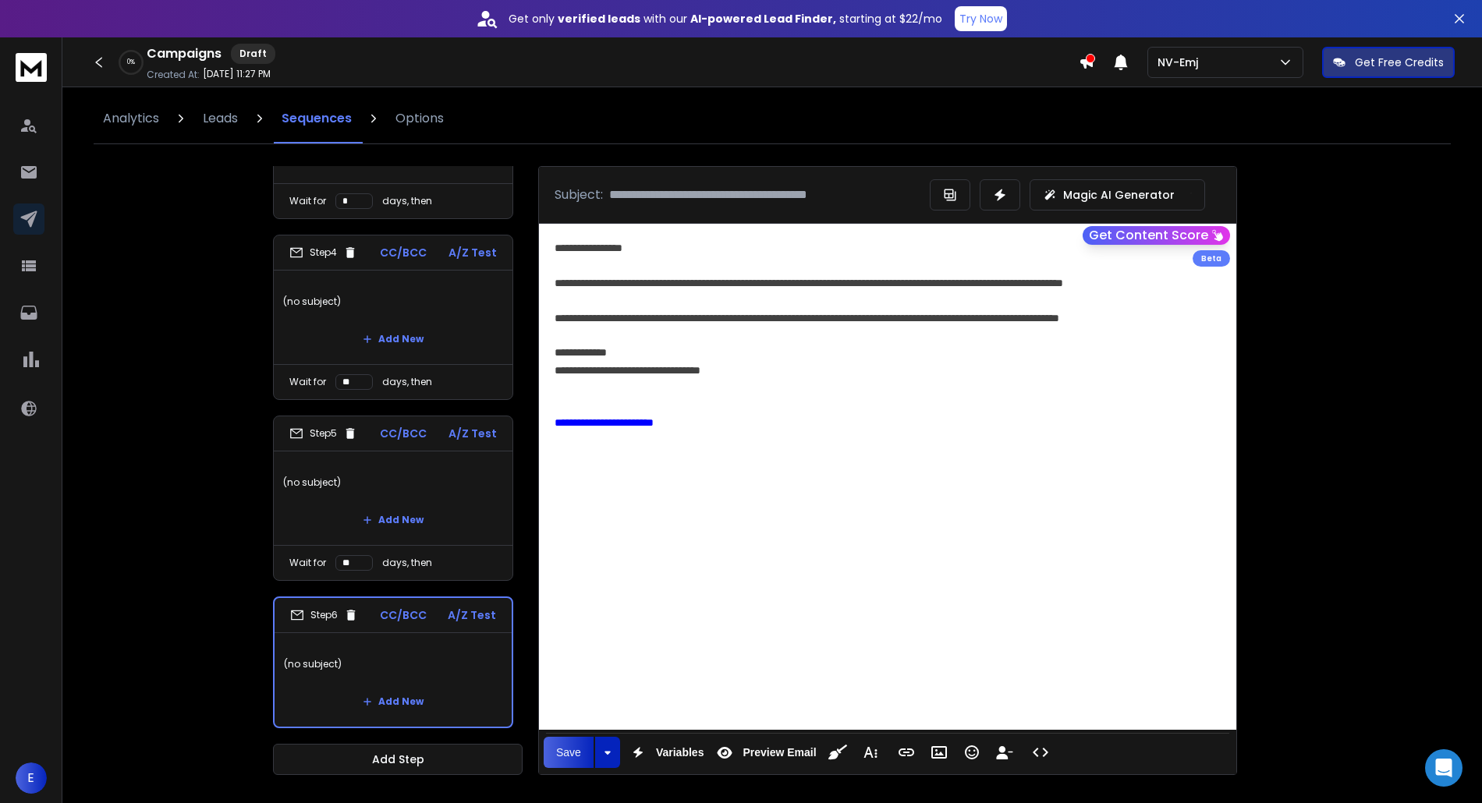
click at [1050, 319] on div "**********" at bounding box center [887, 318] width 665 height 17
click at [462, 501] on p "(no subject)" at bounding box center [393, 483] width 220 height 44
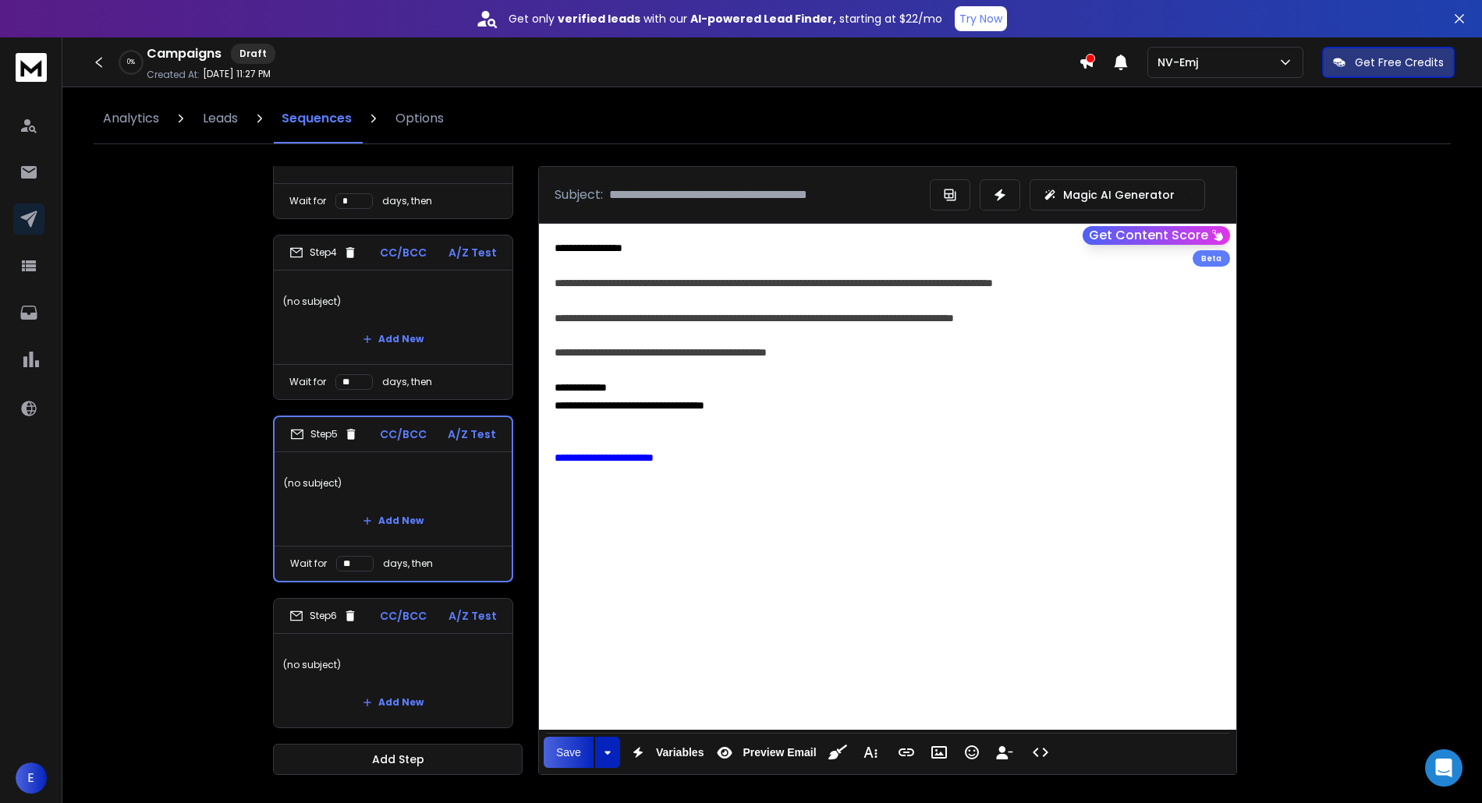
drag, startPoint x: 451, startPoint y: 657, endPoint x: 454, endPoint y: 610, distance: 46.9
click at [452, 657] on p "(no subject)" at bounding box center [393, 665] width 220 height 44
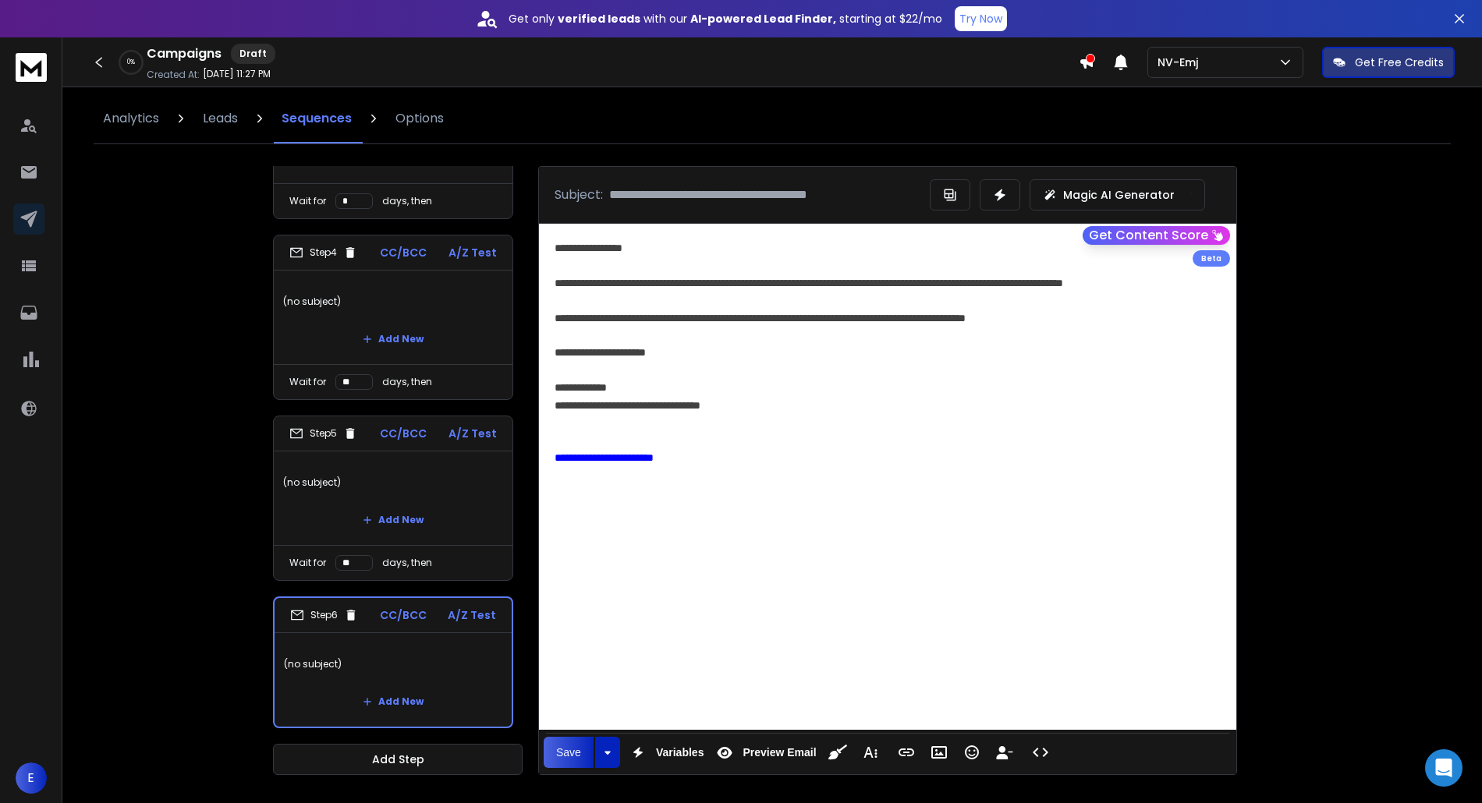
click at [437, 347] on div "Add New" at bounding box center [393, 339] width 220 height 31
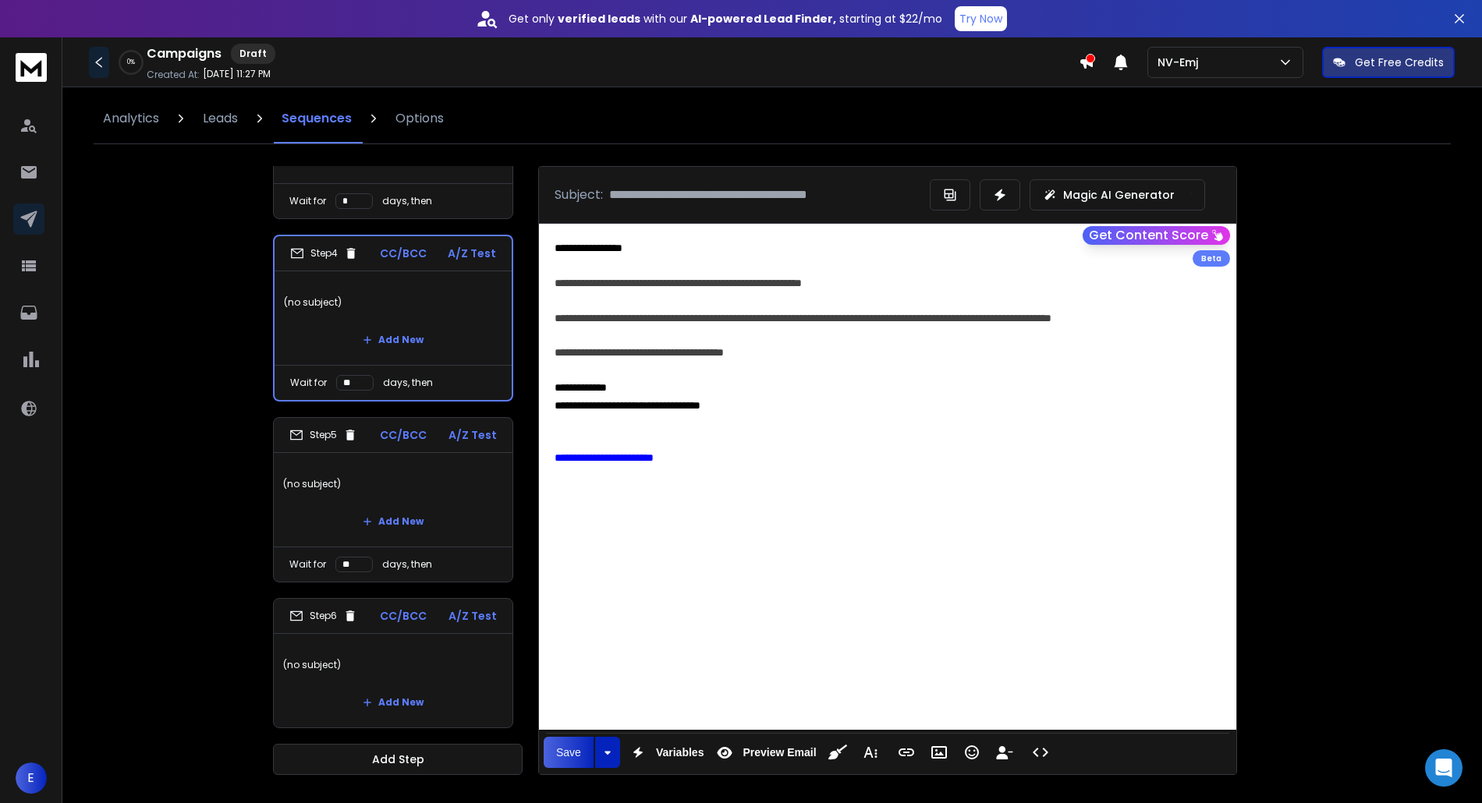
click at [98, 62] on icon at bounding box center [99, 62] width 14 height 14
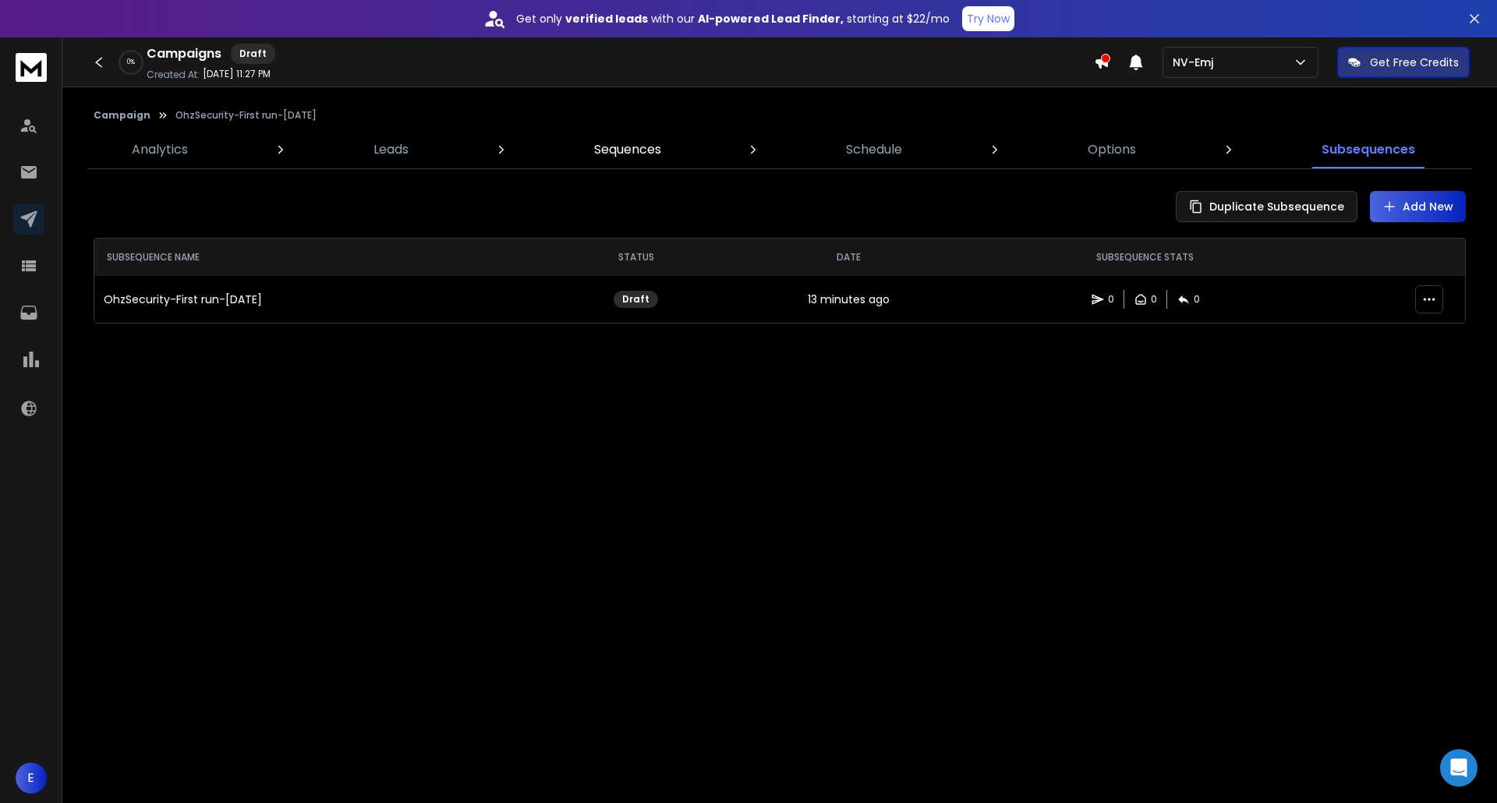
click at [604, 154] on p "Sequences" at bounding box center [627, 149] width 67 height 19
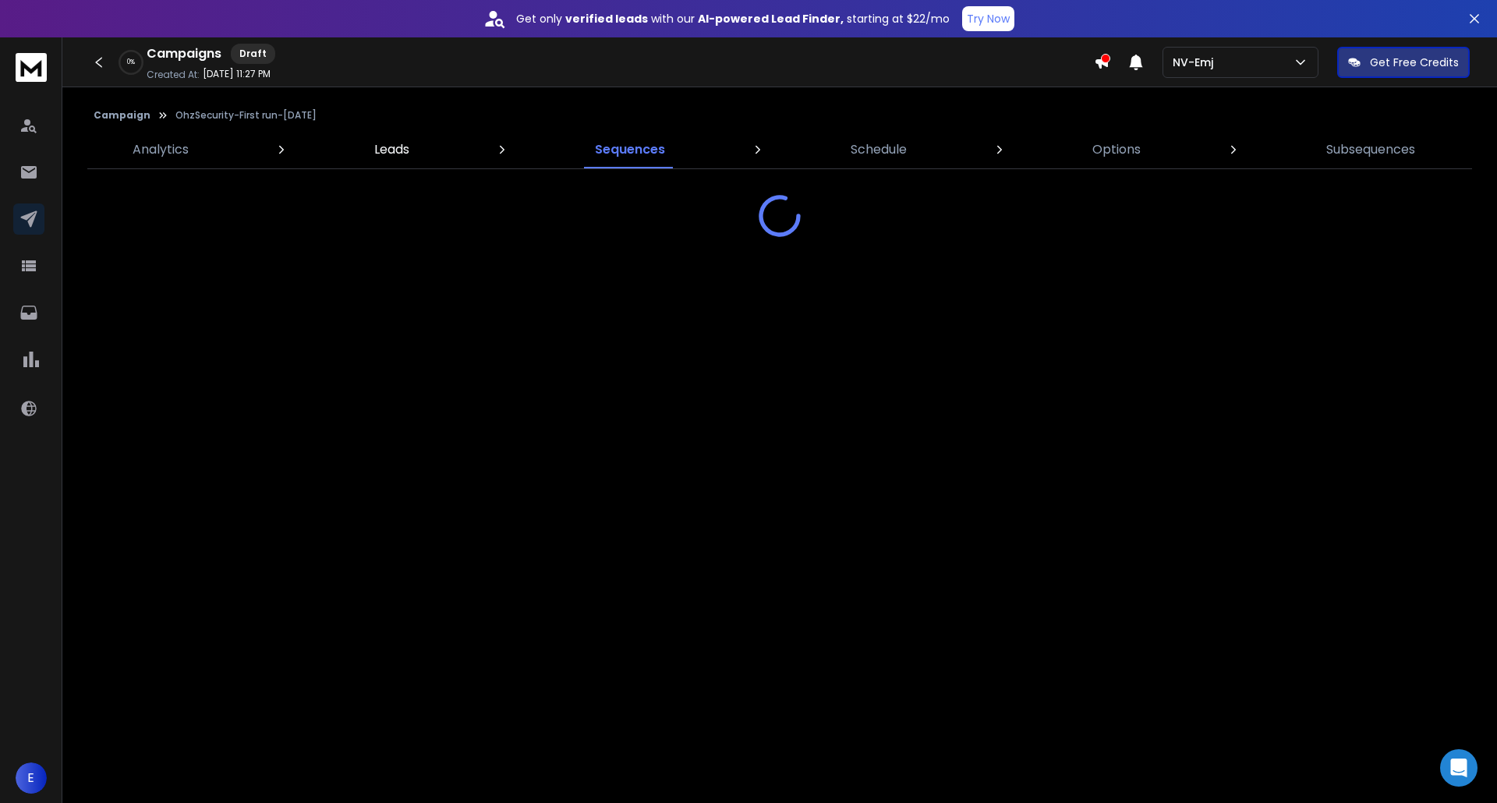
click at [416, 142] on link "Leads" at bounding box center [392, 149] width 54 height 37
click at [624, 140] on p "Sequences" at bounding box center [631, 149] width 67 height 19
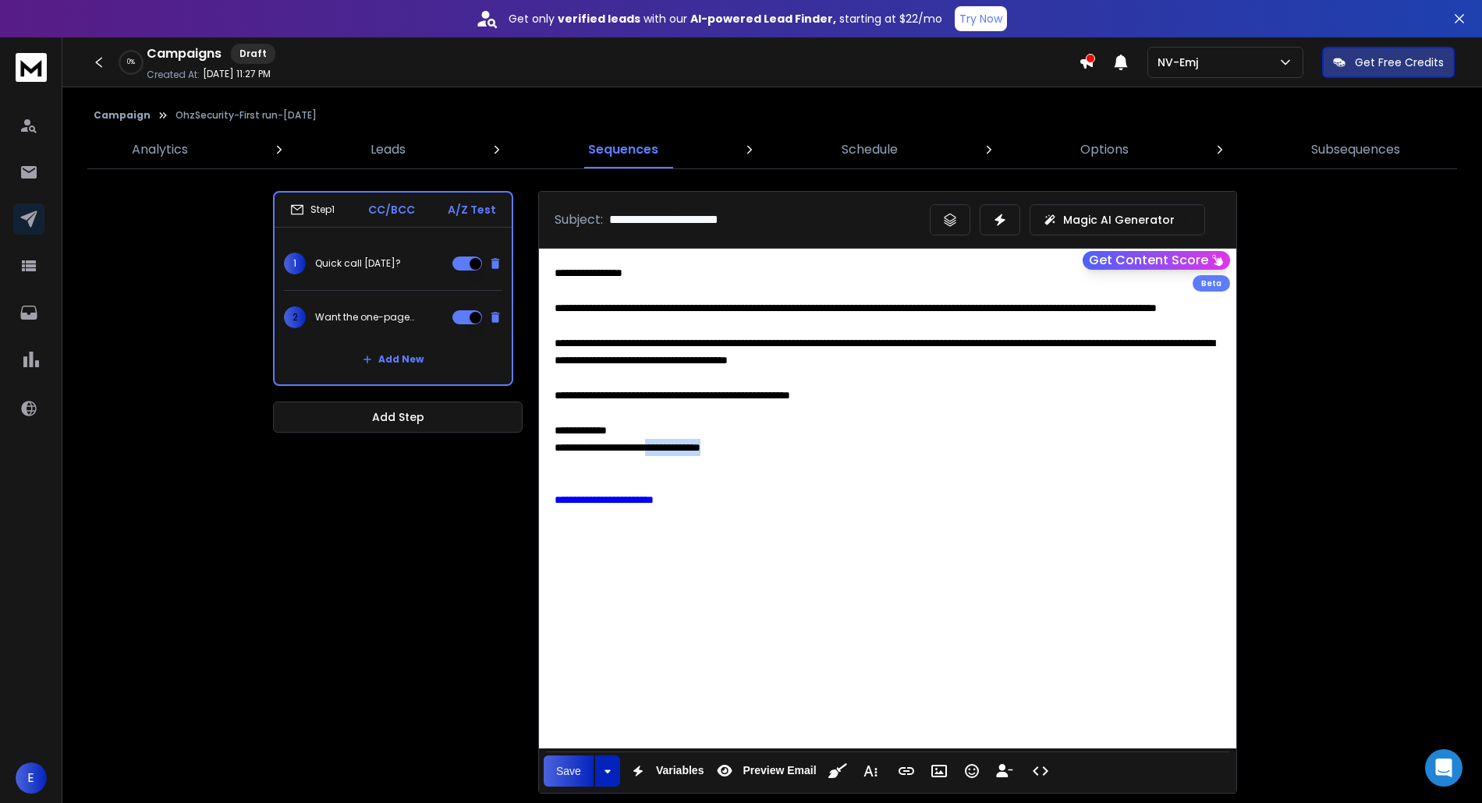
drag, startPoint x: 749, startPoint y: 473, endPoint x: 663, endPoint y: 466, distance: 86.8
click at [663, 456] on div "**********" at bounding box center [888, 447] width 666 height 17
copy span "**********"
click at [1333, 139] on link "Subsequences" at bounding box center [1356, 149] width 108 height 37
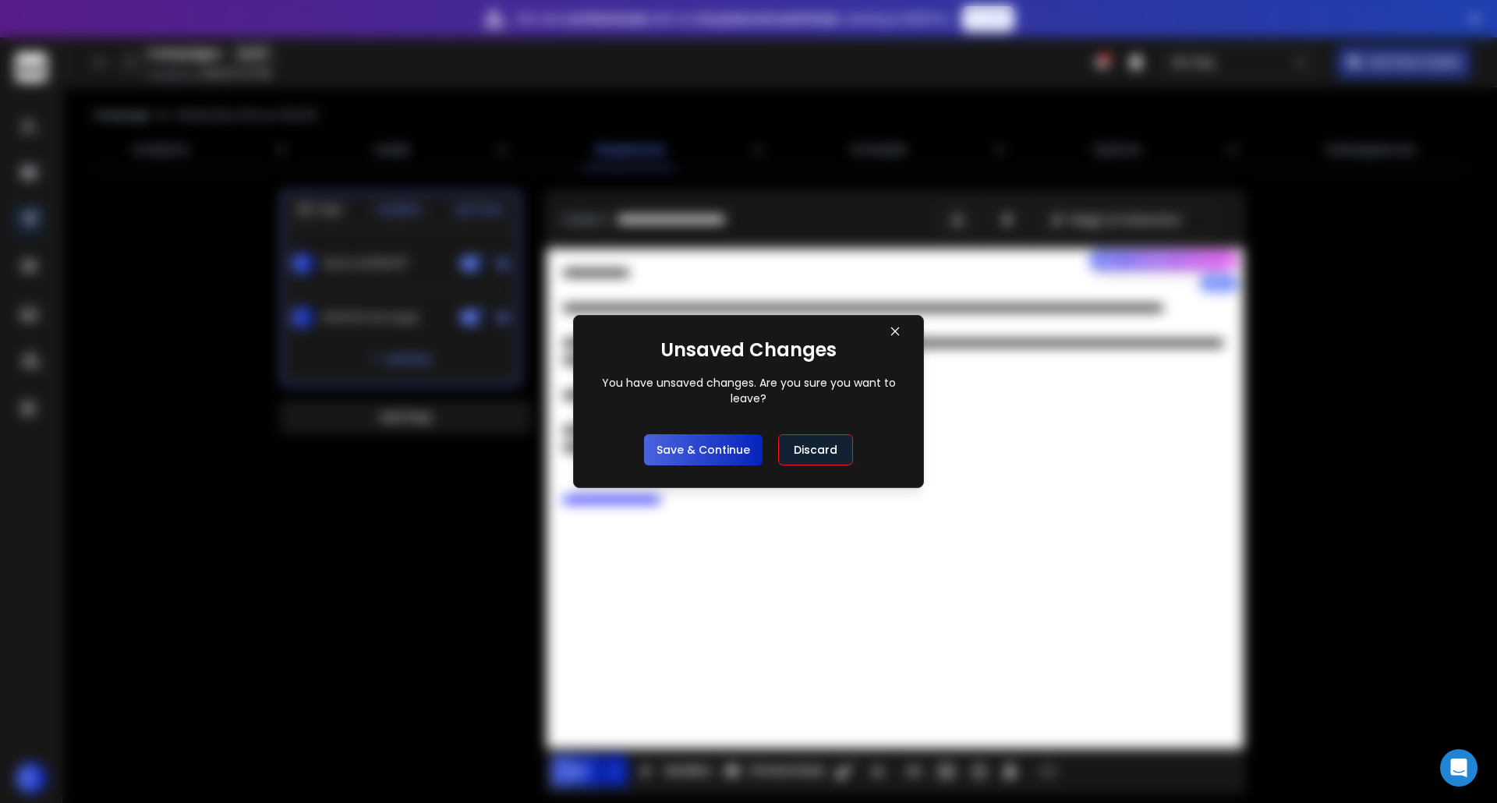
click at [718, 450] on button "Save & Continue" at bounding box center [703, 449] width 119 height 31
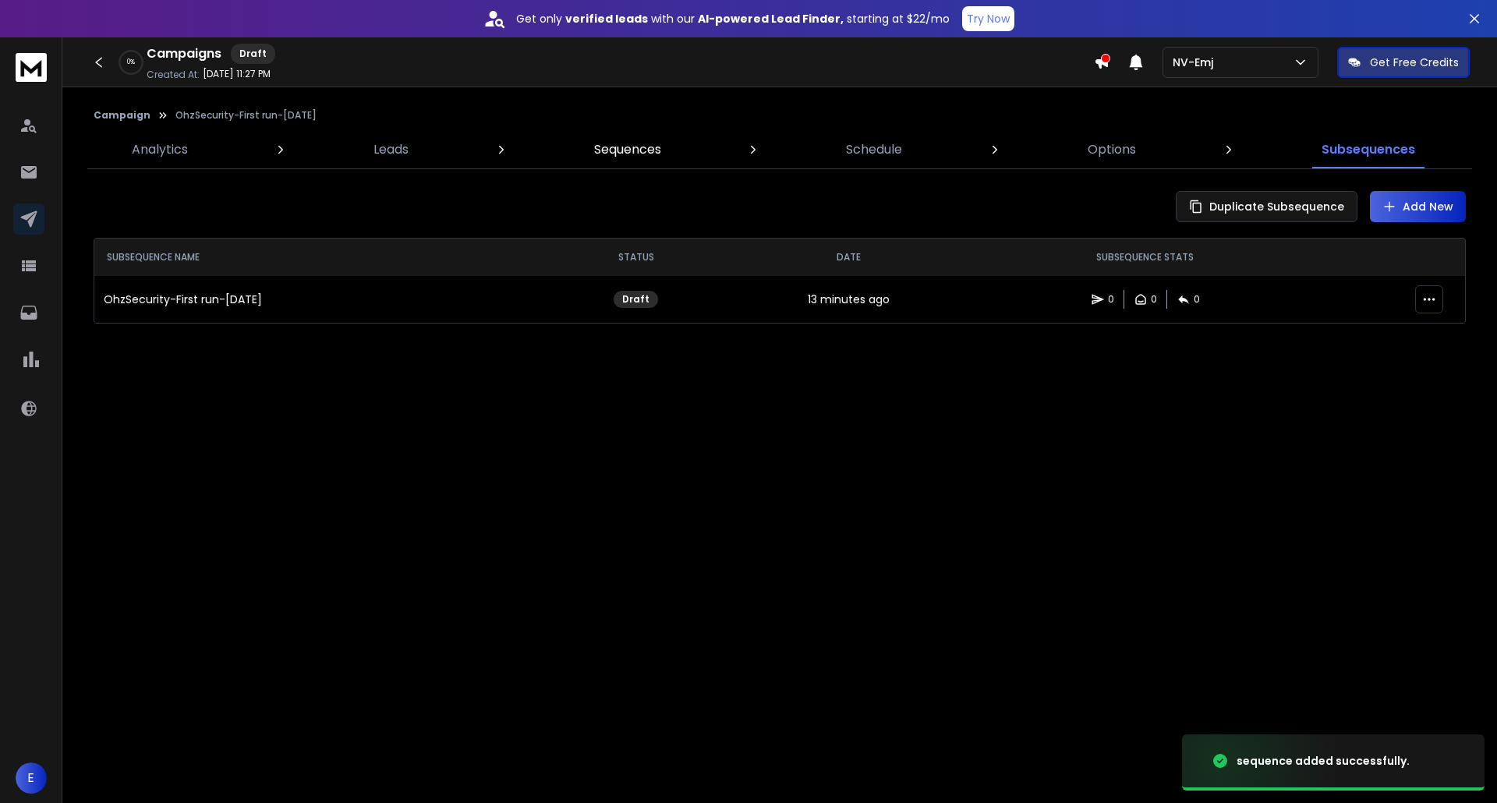
click at [600, 136] on link "Sequences" at bounding box center [628, 149] width 86 height 37
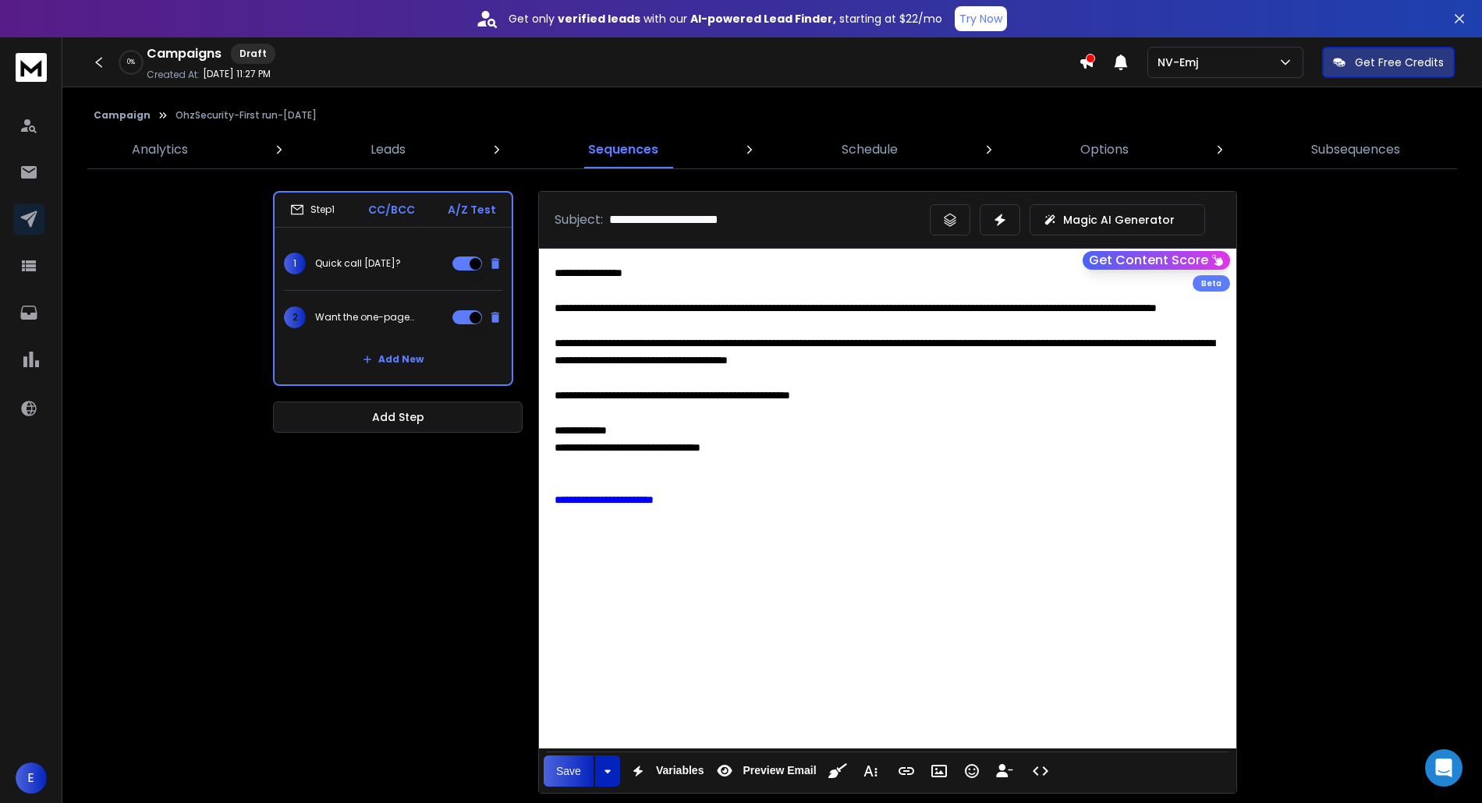
click at [371, 264] on p "Quick call [DATE]?" at bounding box center [358, 263] width 86 height 12
click at [373, 328] on div "2 Want the one-pager?" at bounding box center [349, 318] width 131 height 22
click at [401, 260] on p "Quick call [DATE]?" at bounding box center [358, 263] width 86 height 12
type input "**********"
drag, startPoint x: 1371, startPoint y: 133, endPoint x: 1362, endPoint y: 142, distance: 13.2
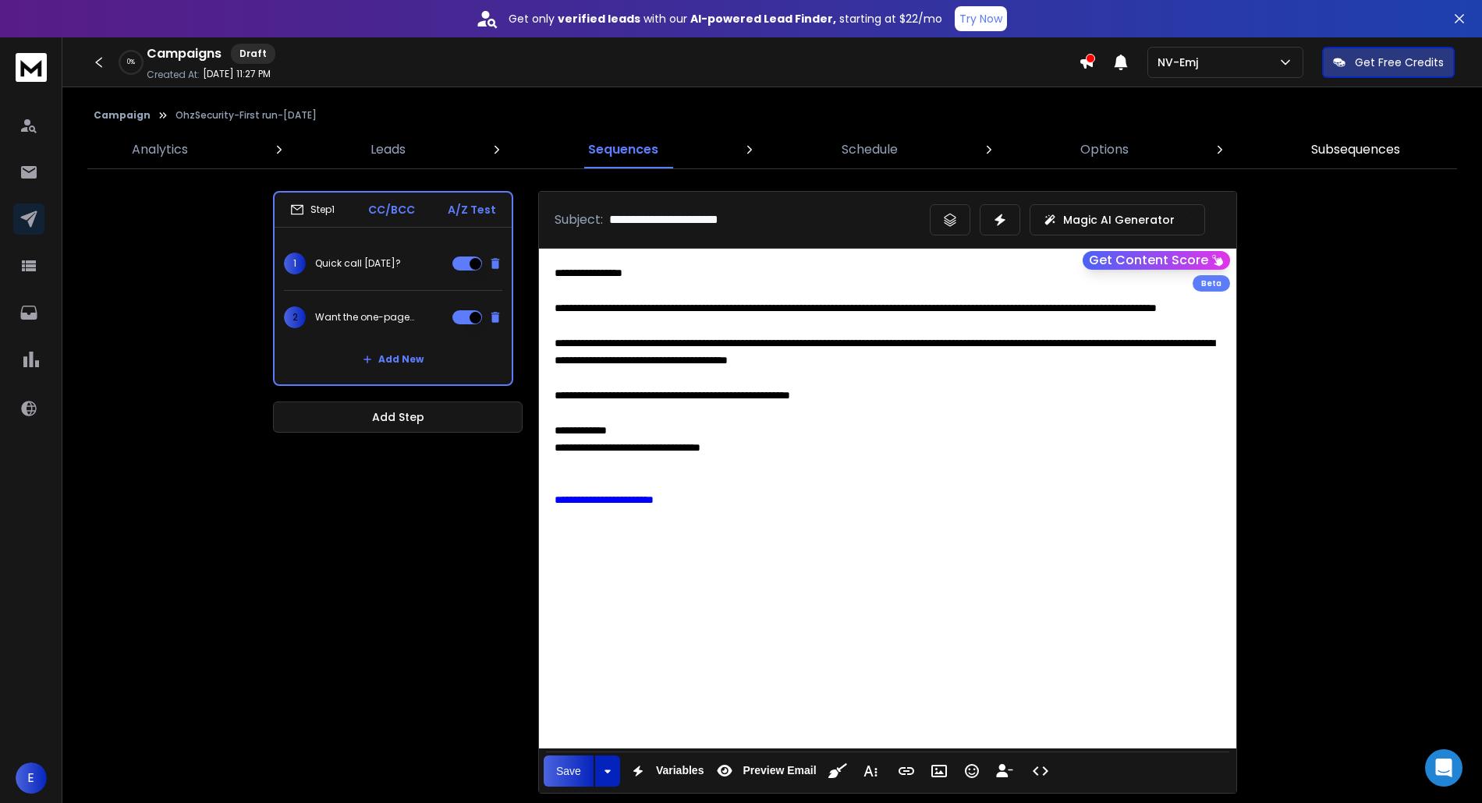
click at [1368, 134] on link "Subsequences" at bounding box center [1356, 149] width 108 height 37
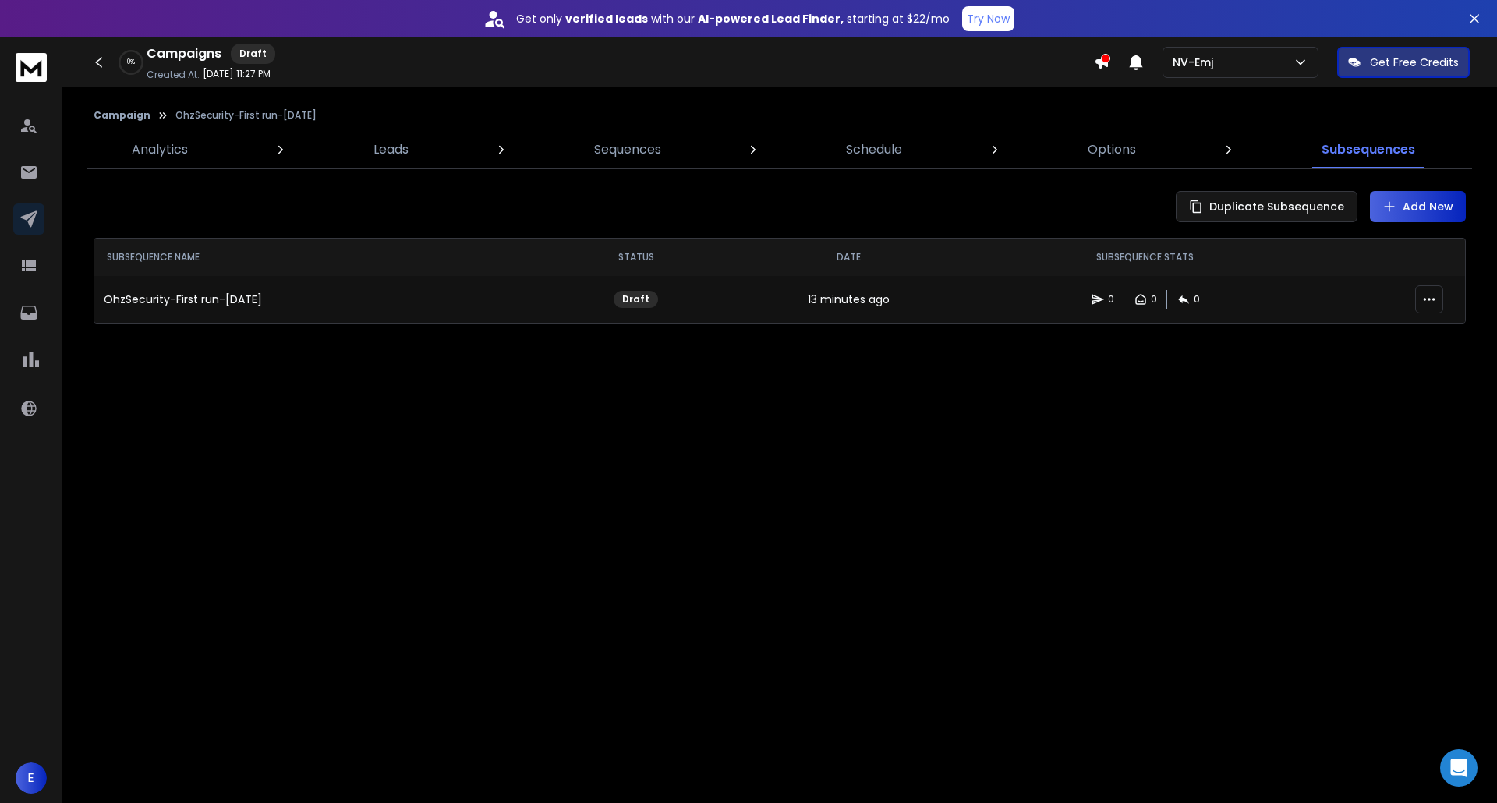
click at [800, 303] on td "13 minutes ago" at bounding box center [848, 299] width 261 height 47
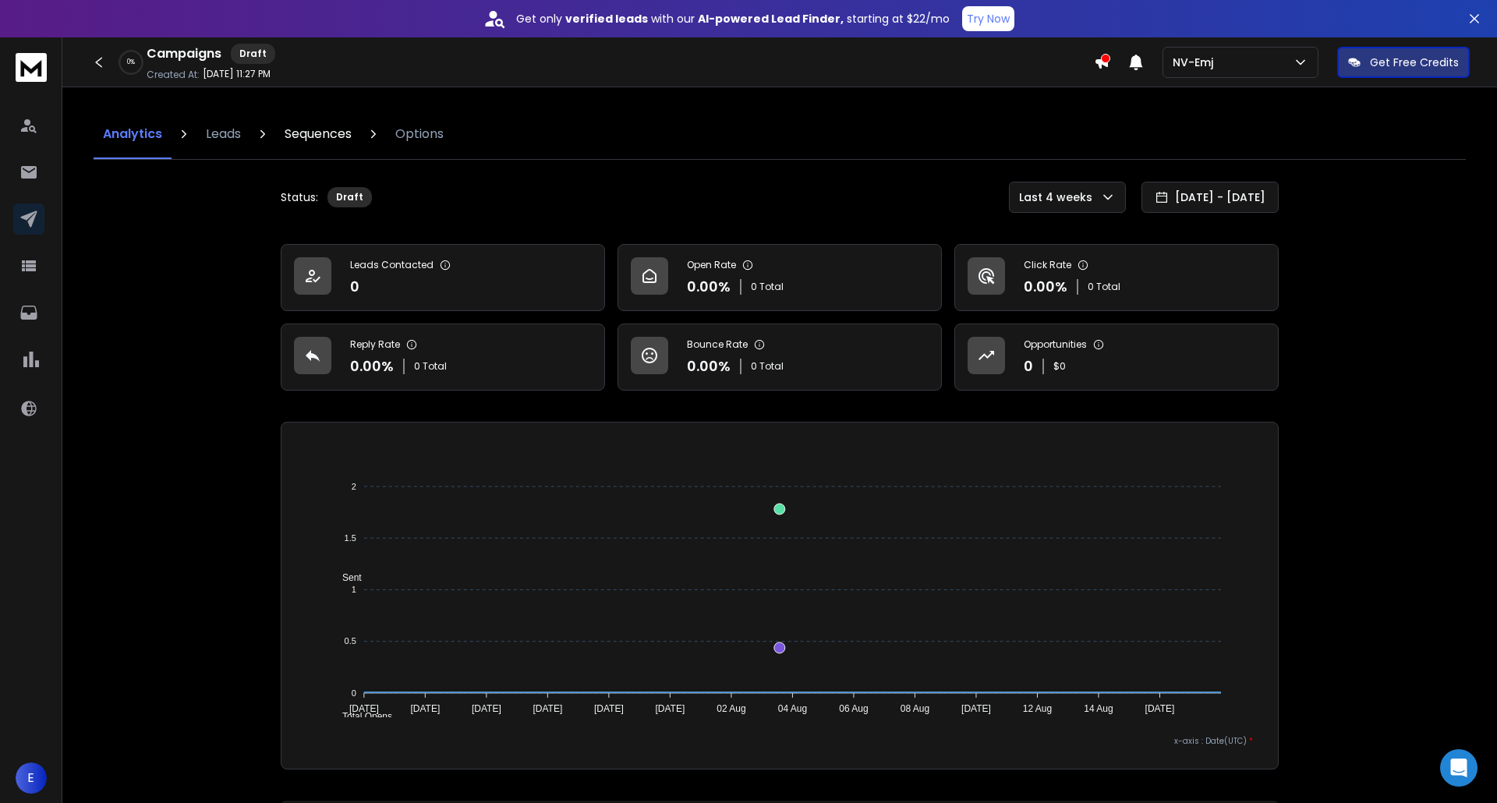
click at [321, 133] on p "Sequences" at bounding box center [318, 134] width 67 height 19
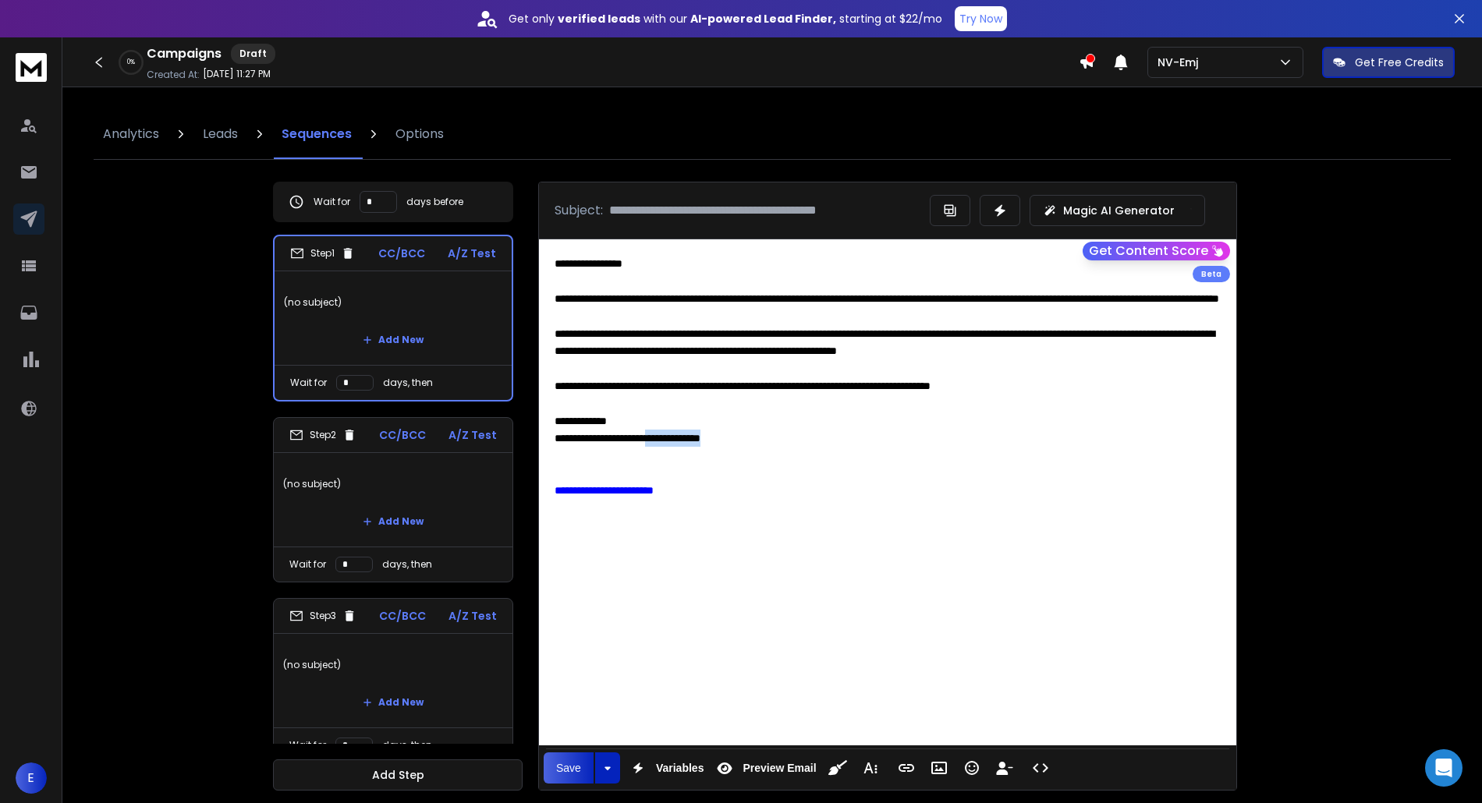
drag, startPoint x: 781, startPoint y: 462, endPoint x: 663, endPoint y: 460, distance: 118.6
click at [663, 447] on div "**********" at bounding box center [888, 438] width 666 height 17
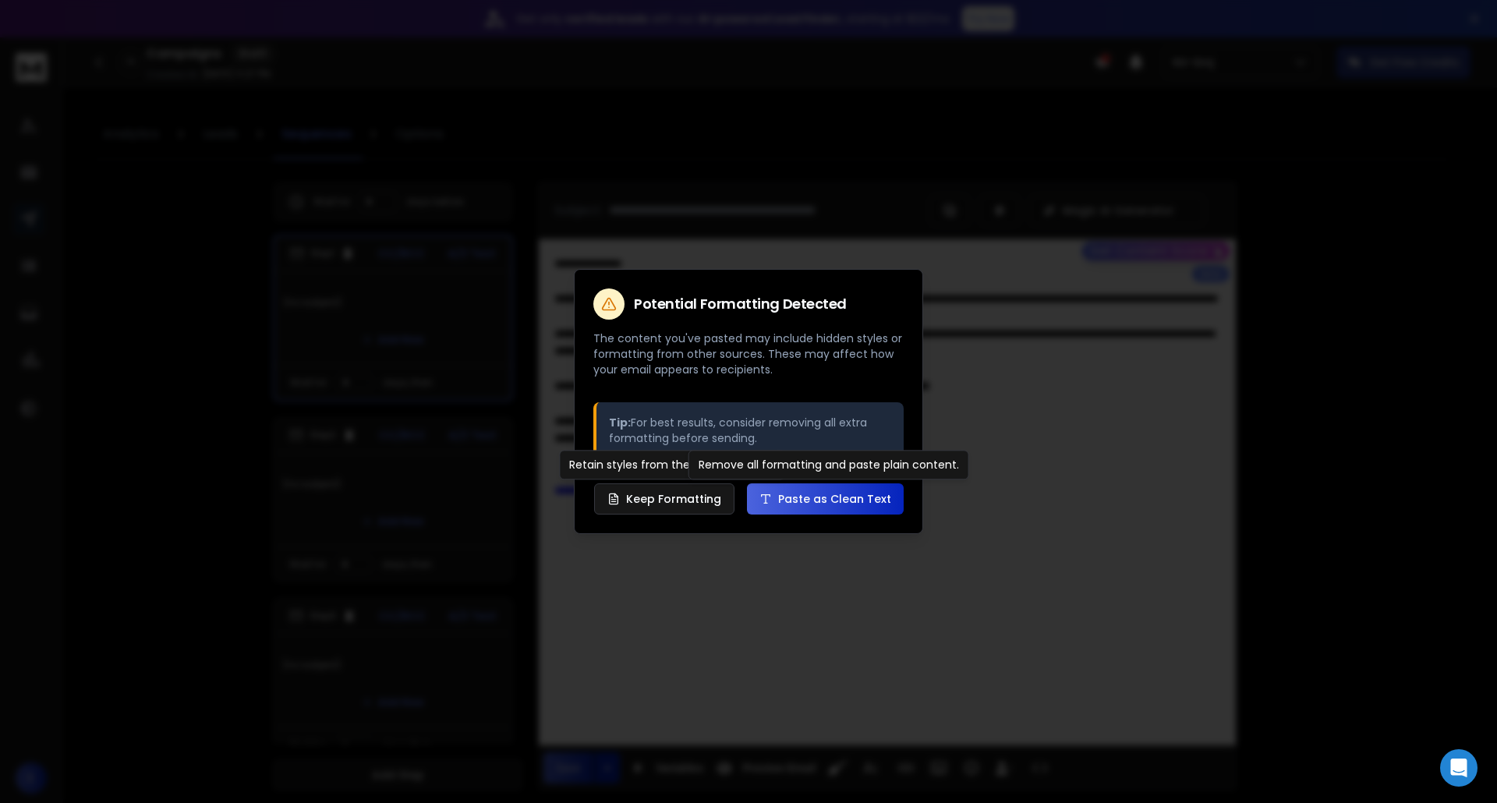
click at [815, 499] on button "Paste as Clean Text" at bounding box center [825, 499] width 157 height 31
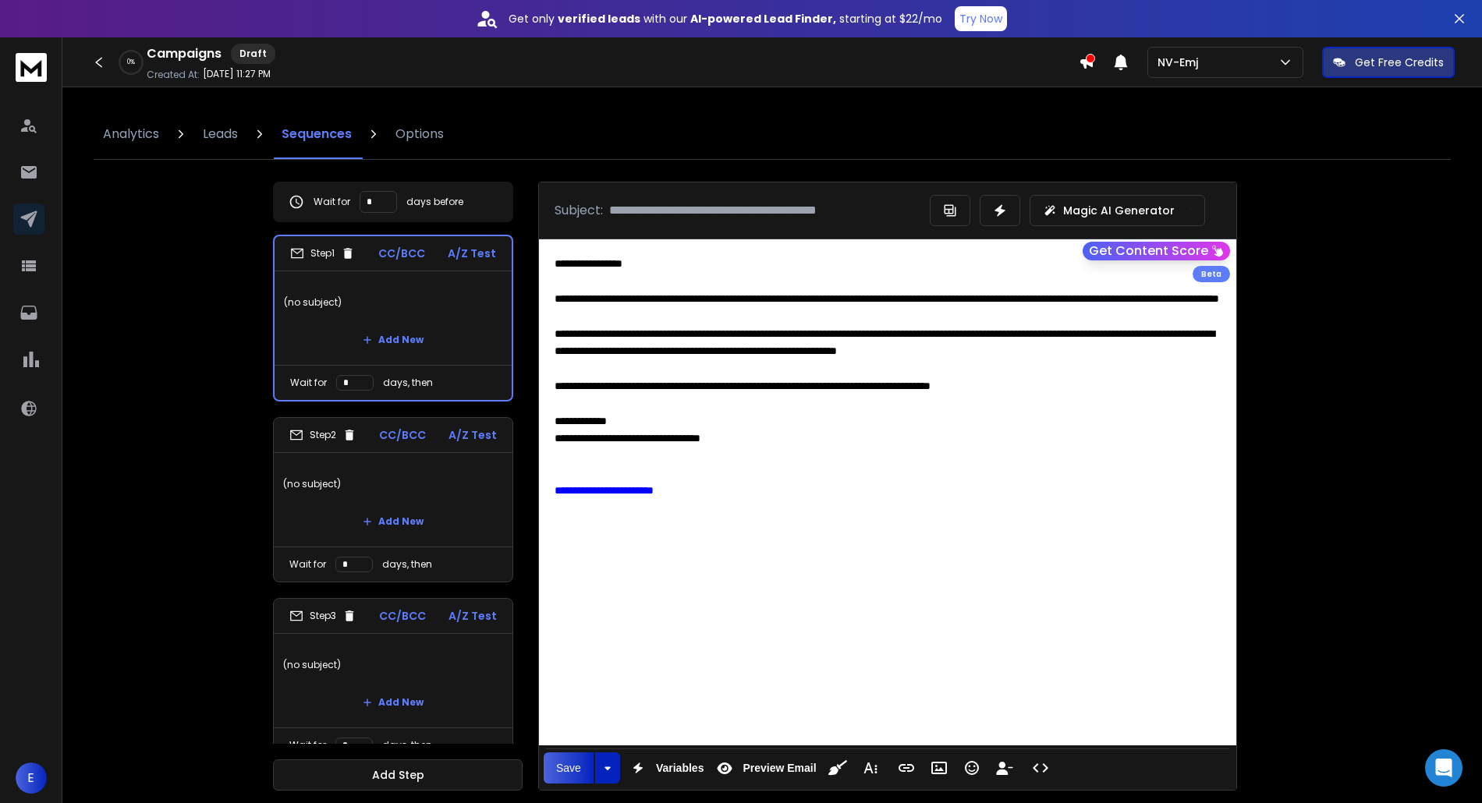
click at [490, 508] on div "Add New" at bounding box center [393, 521] width 220 height 31
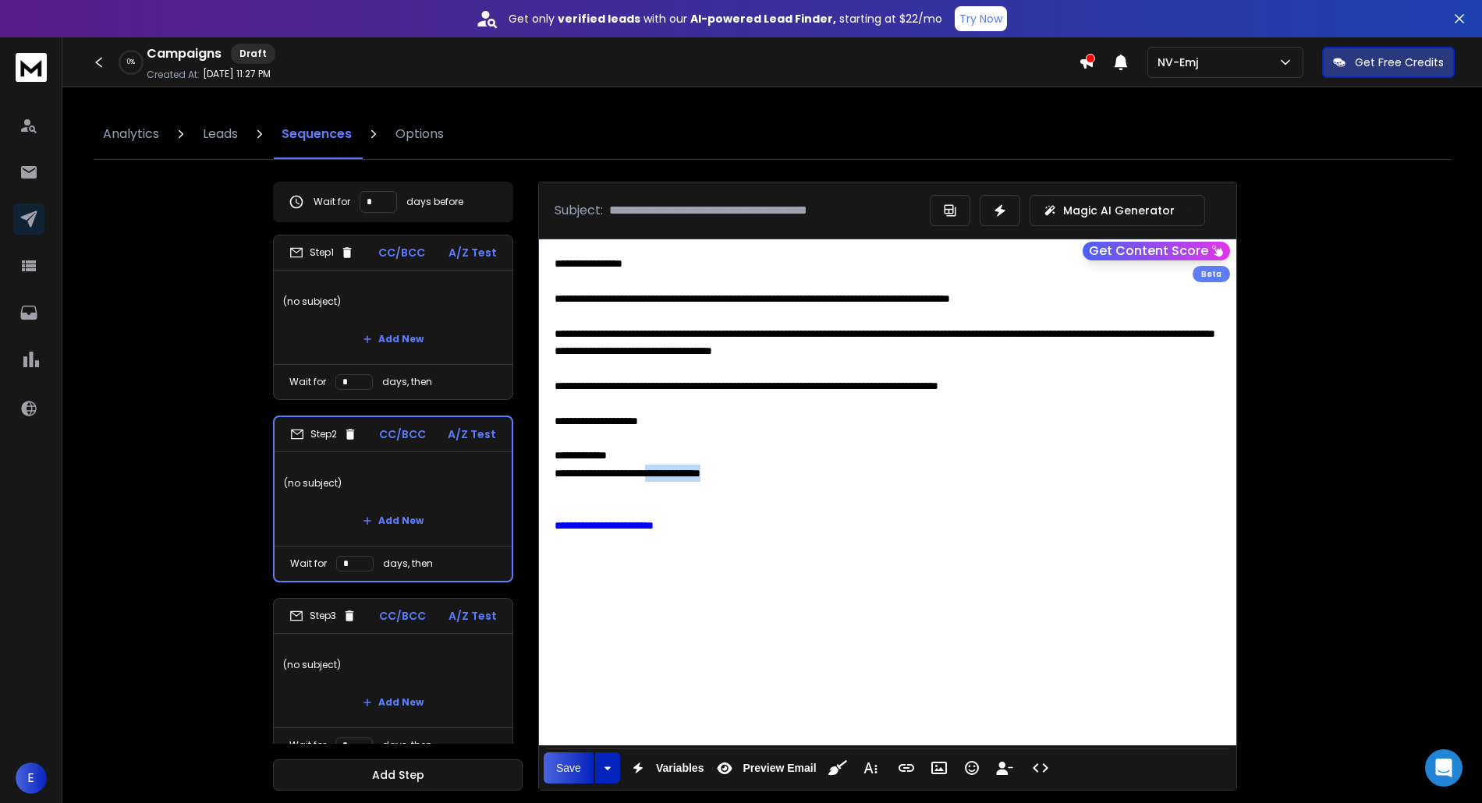
drag, startPoint x: 781, startPoint y: 469, endPoint x: 662, endPoint y: 475, distance: 118.7
click at [662, 475] on div "**********" at bounding box center [888, 473] width 666 height 17
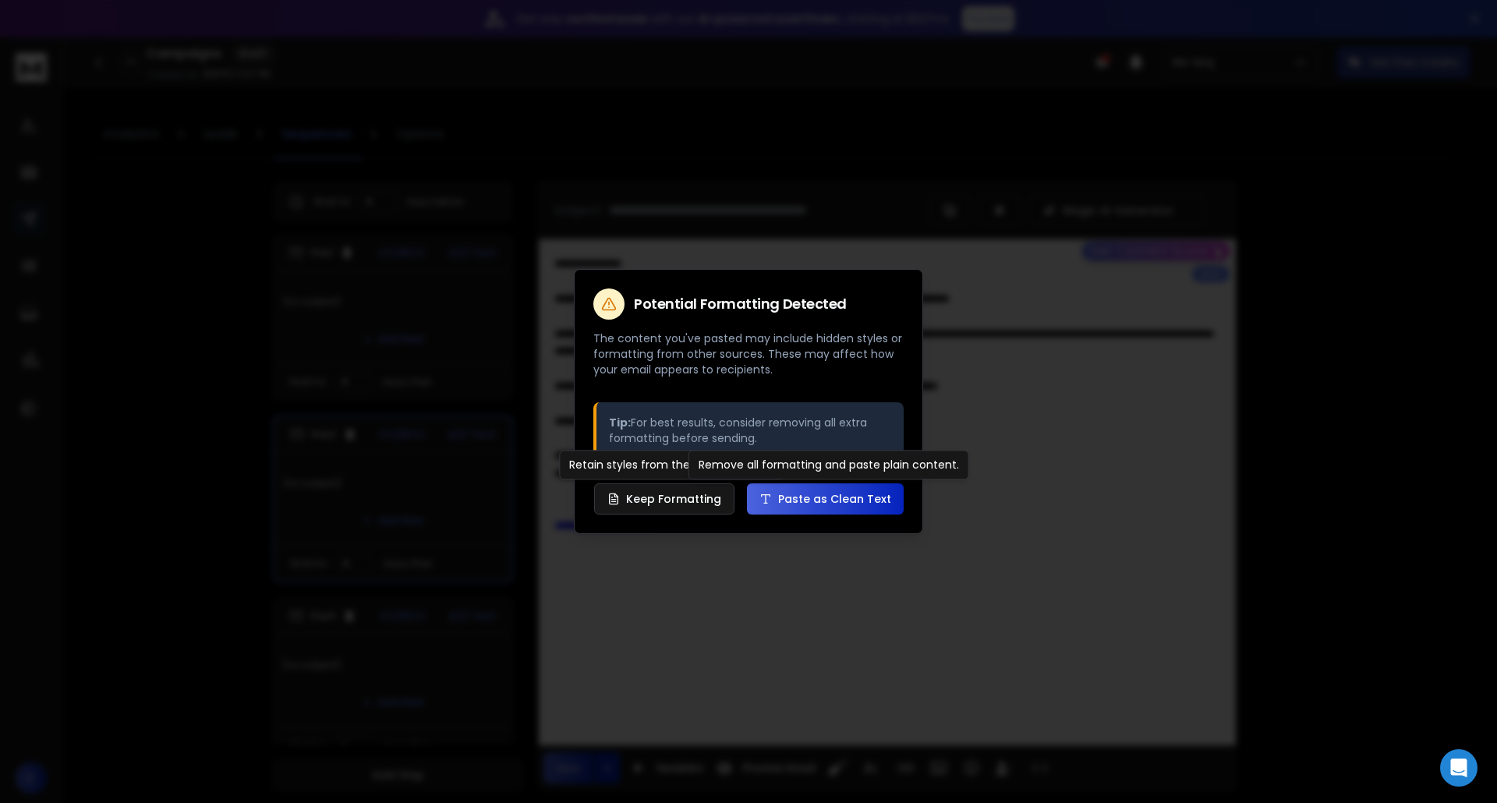
click at [805, 497] on button "Paste as Clean Text" at bounding box center [825, 499] width 157 height 31
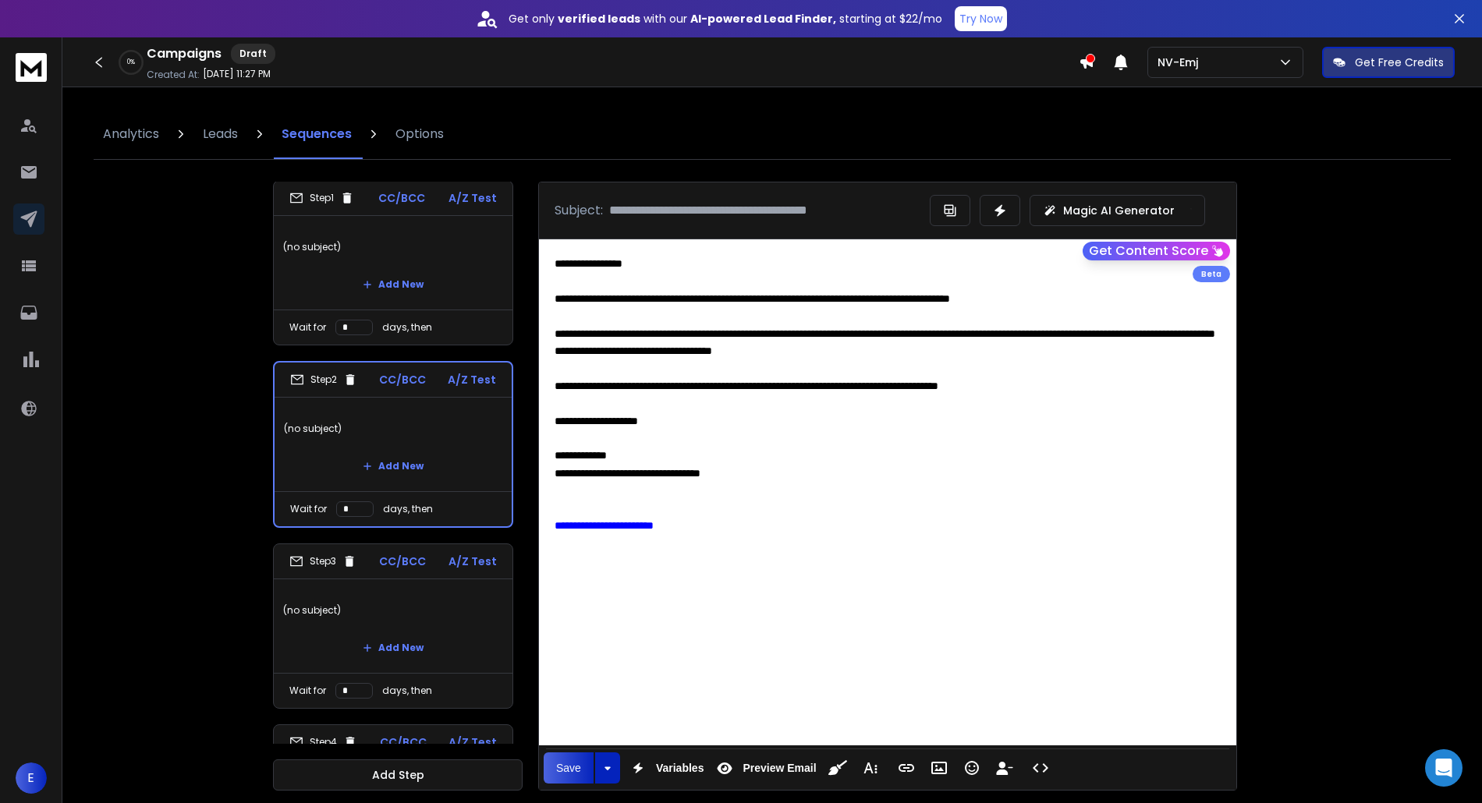
scroll to position [207, 0]
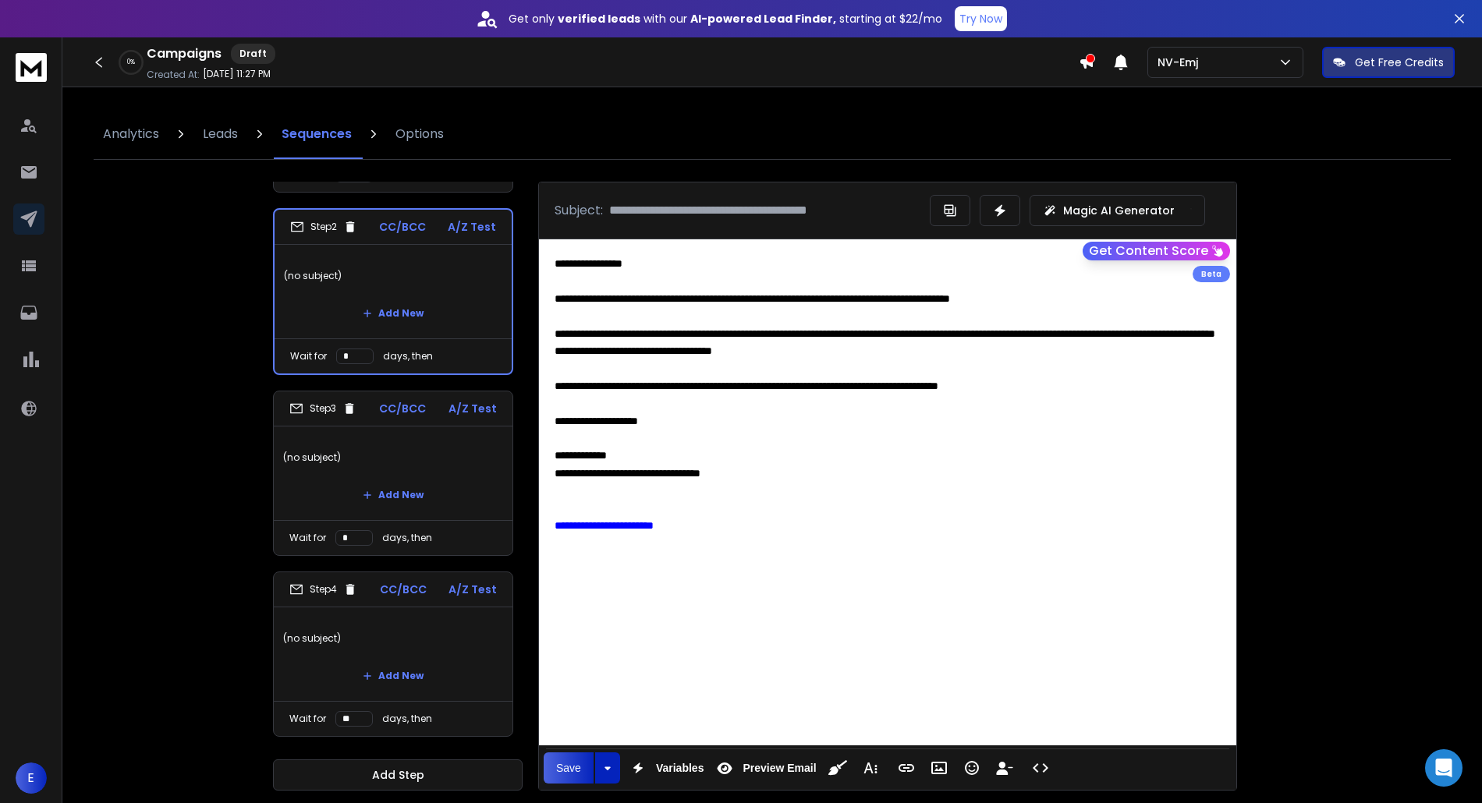
click at [473, 473] on p "(no subject)" at bounding box center [393, 458] width 220 height 44
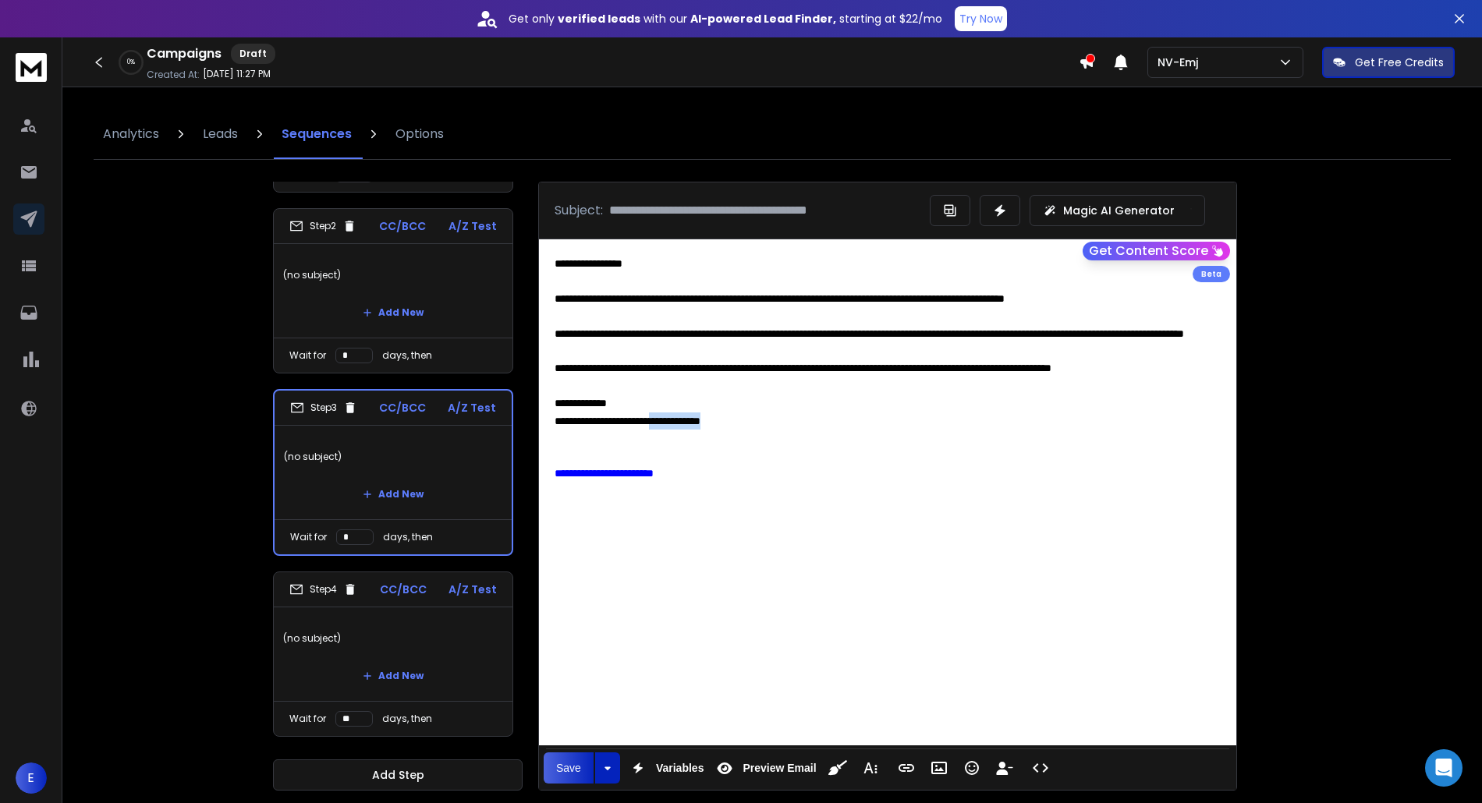
drag, startPoint x: 794, startPoint y: 437, endPoint x: 665, endPoint y: 441, distance: 128.7
click at [665, 430] on div "**********" at bounding box center [888, 421] width 666 height 17
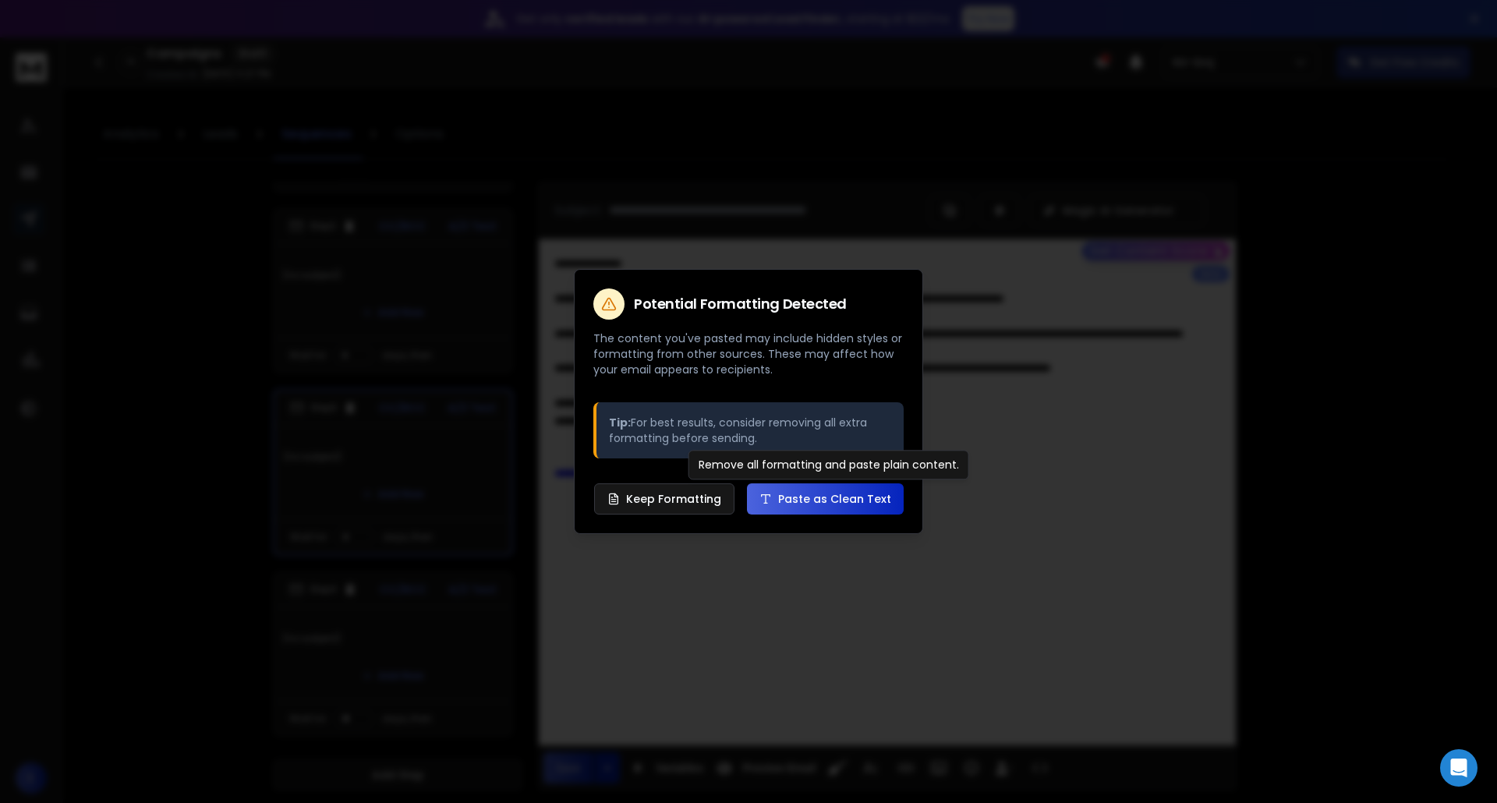
click at [821, 497] on button "Paste as Clean Text" at bounding box center [825, 499] width 157 height 31
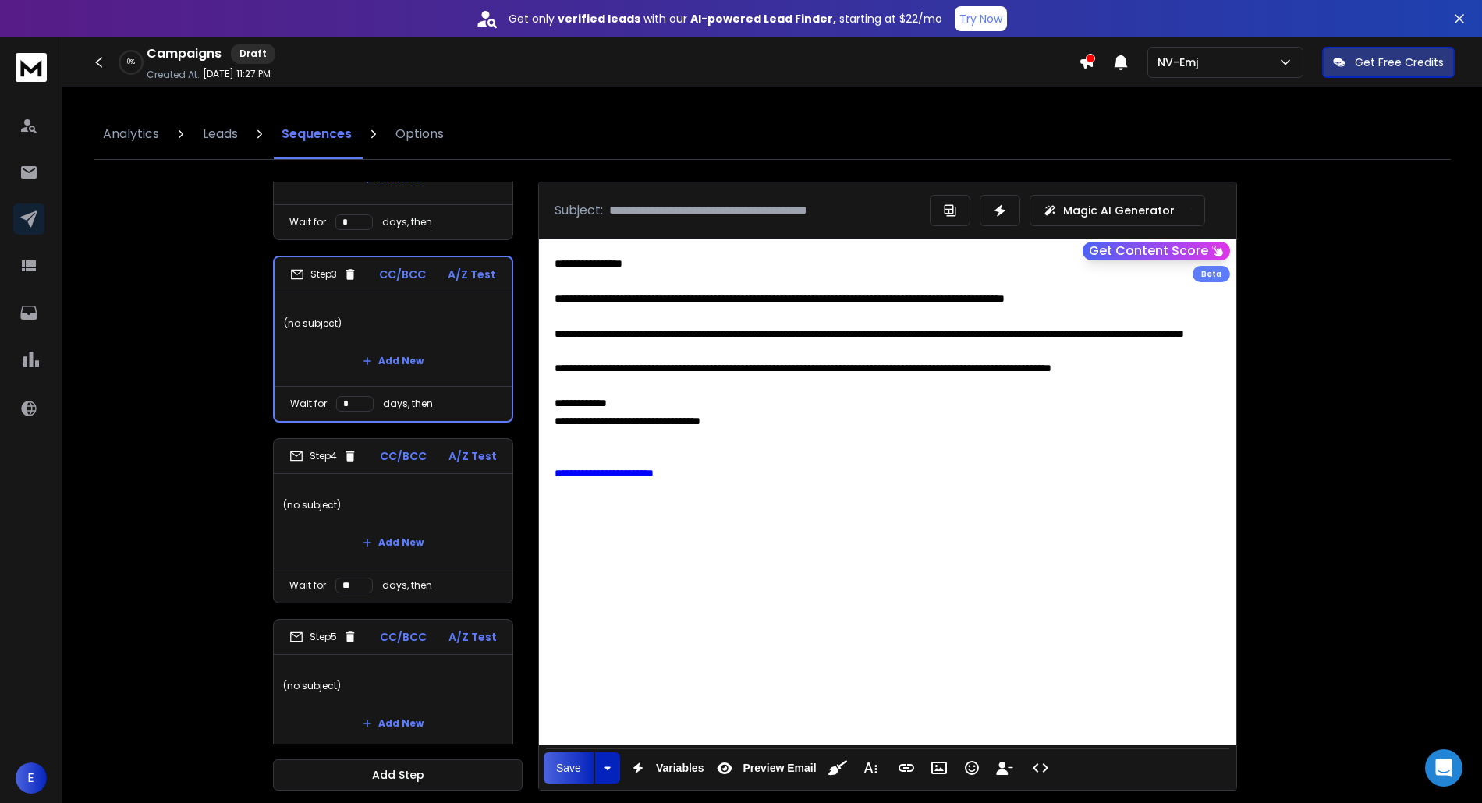
scroll to position [416, 0]
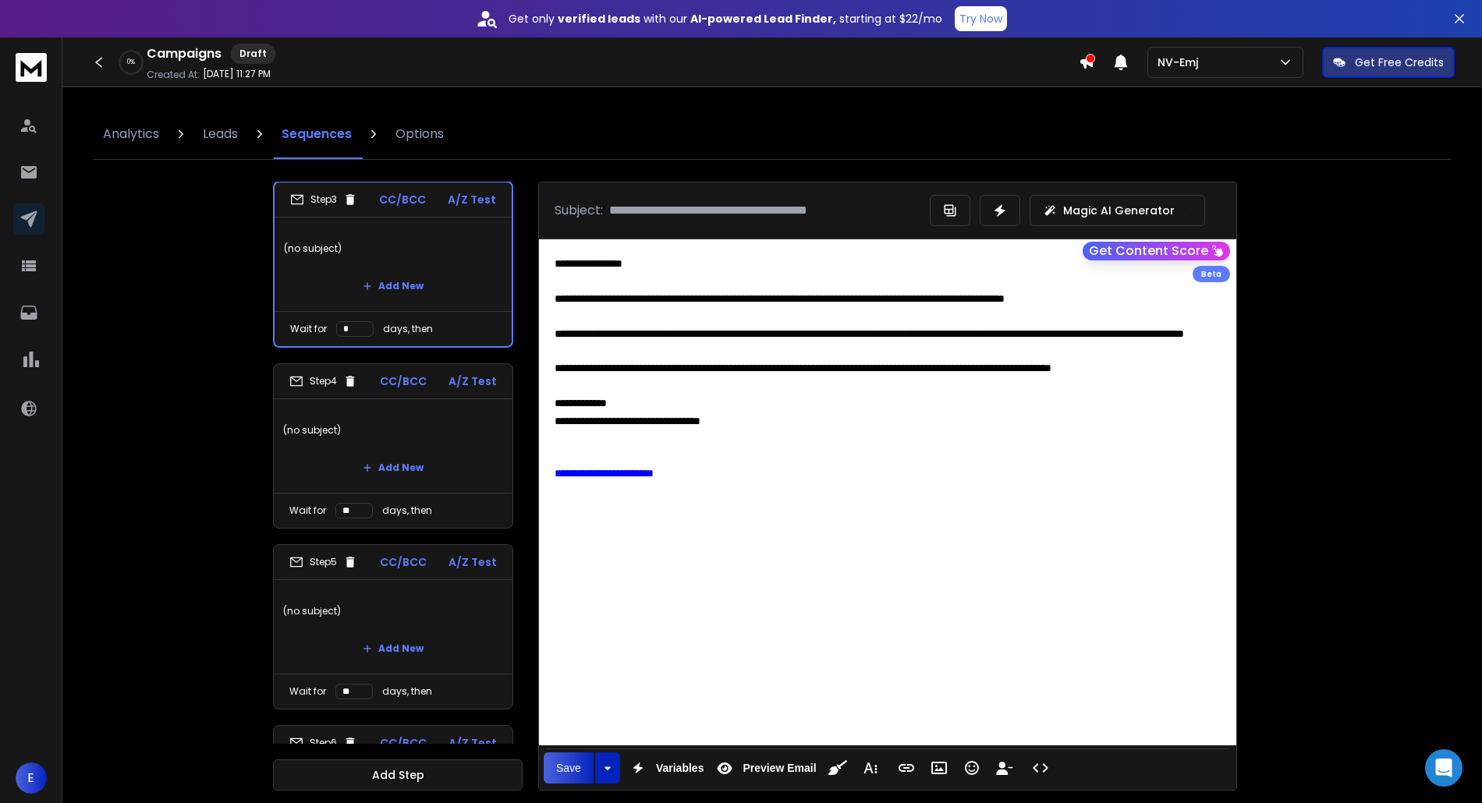
click at [453, 443] on p "(no subject)" at bounding box center [393, 431] width 220 height 44
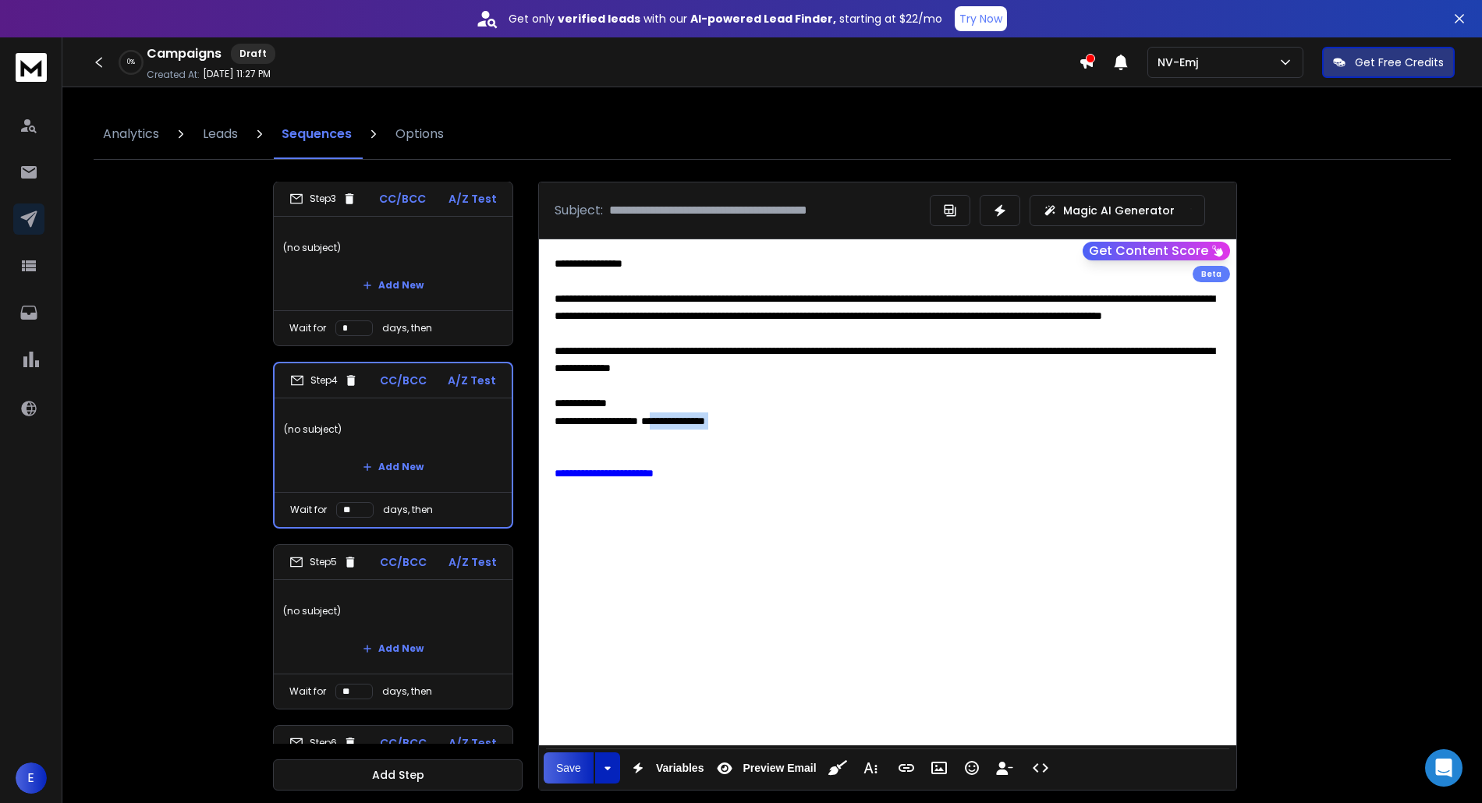
drag, startPoint x: 764, startPoint y: 435, endPoint x: 666, endPoint y: 445, distance: 98.7
click at [666, 430] on div "**********" at bounding box center [888, 421] width 666 height 17
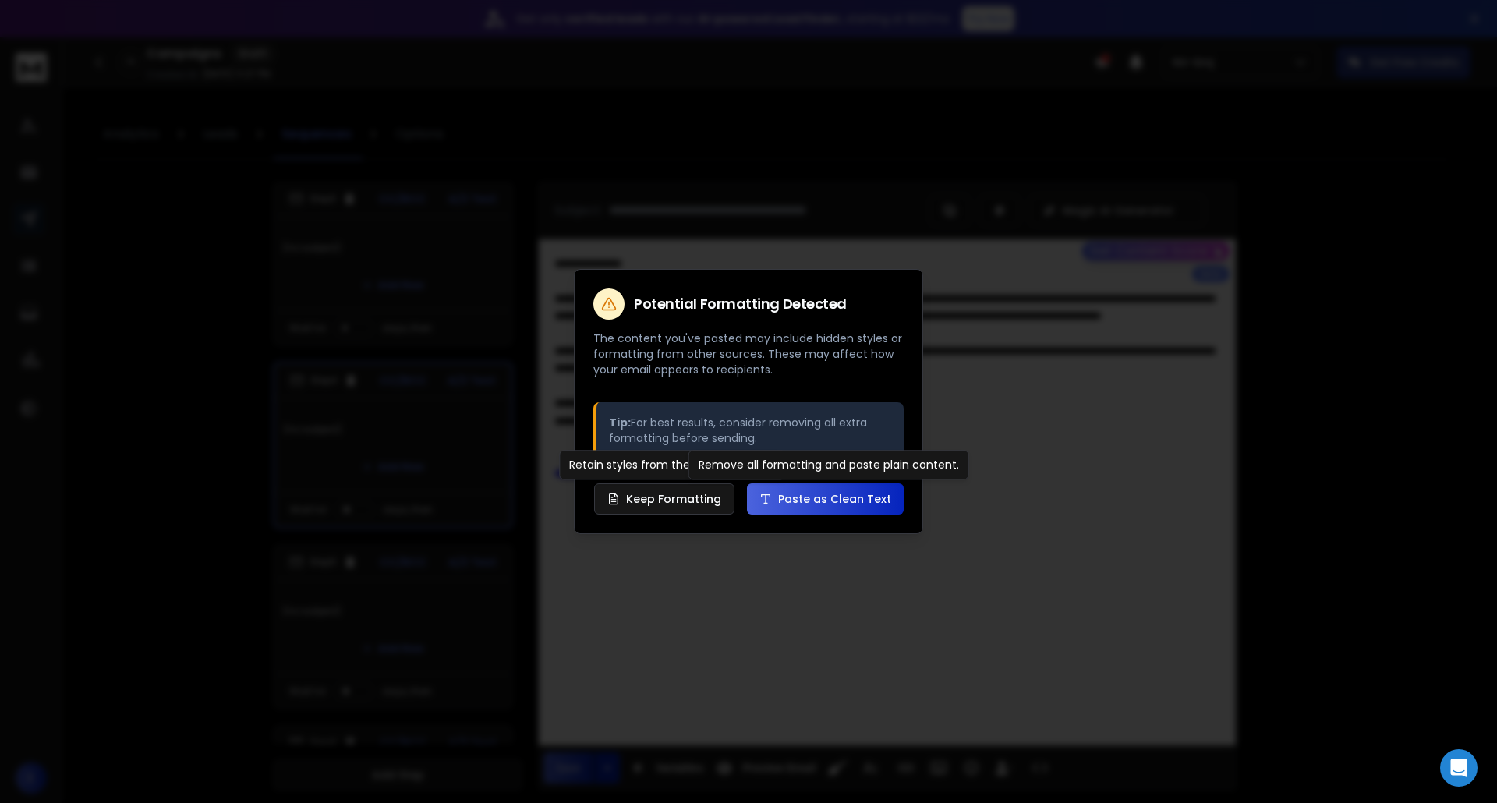
click at [789, 496] on button "Paste as Clean Text" at bounding box center [825, 499] width 157 height 31
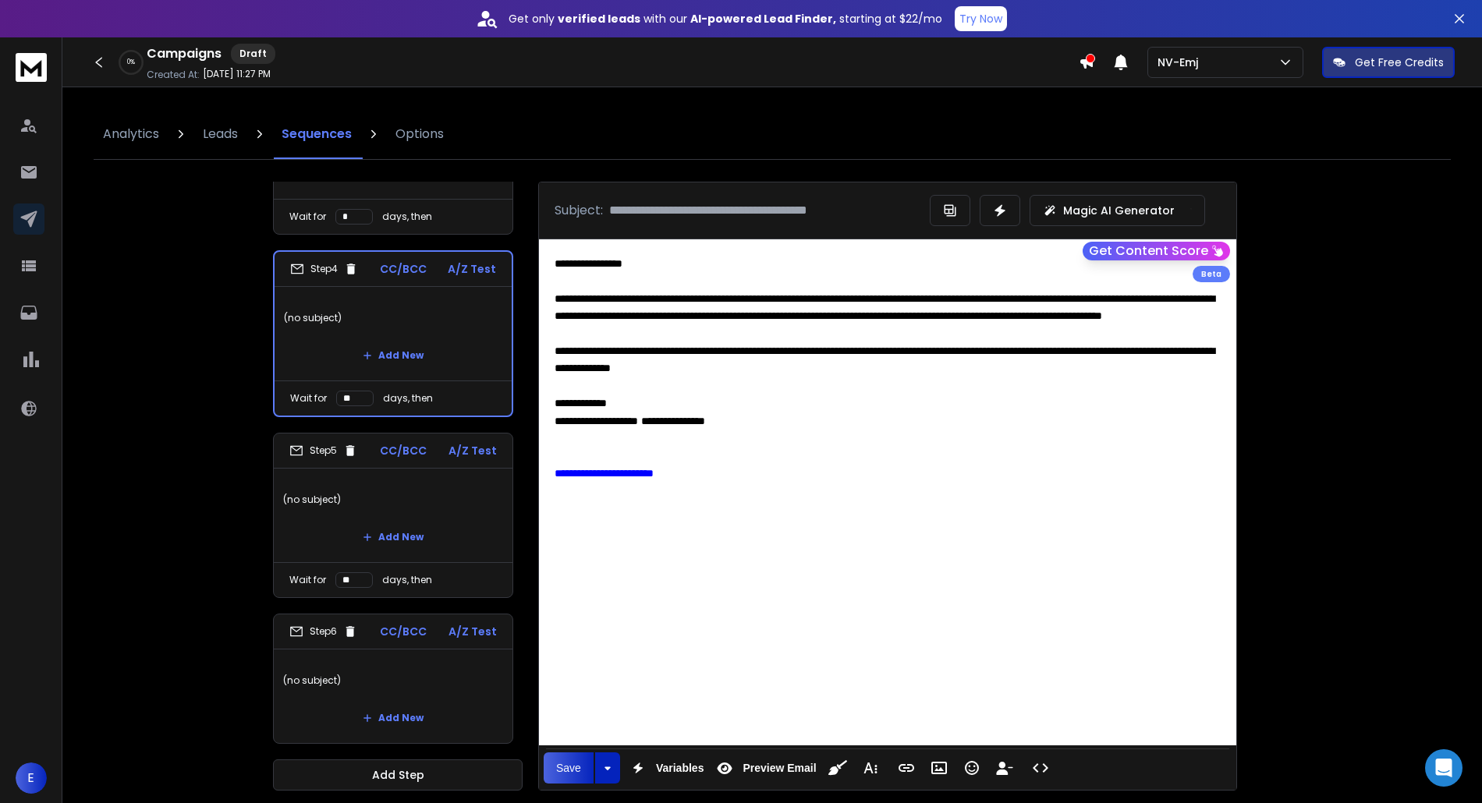
scroll to position [531, 0]
click at [455, 518] on p "(no subject)" at bounding box center [393, 500] width 220 height 44
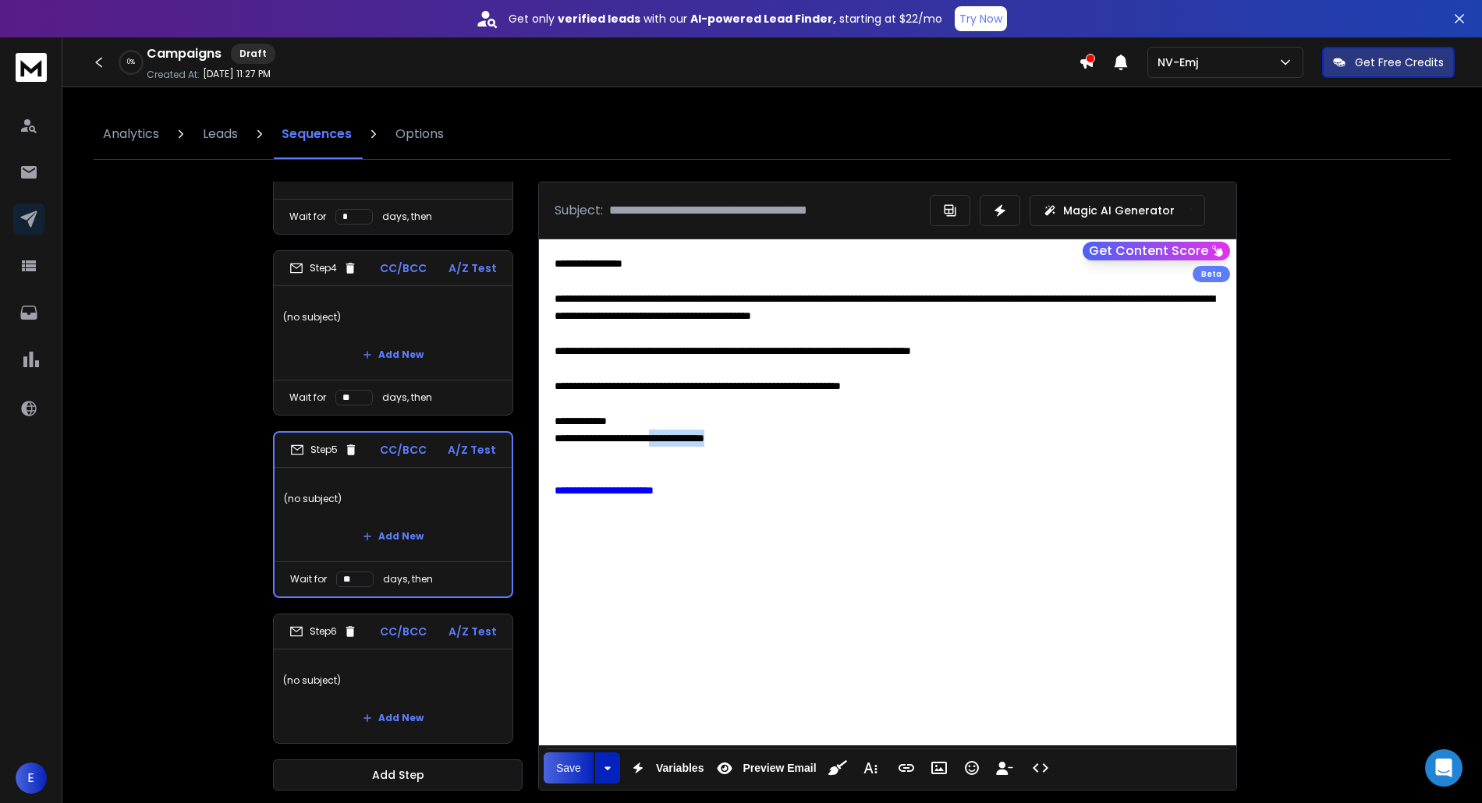
drag, startPoint x: 746, startPoint y: 444, endPoint x: 668, endPoint y: 444, distance: 78.0
click at [668, 444] on div "**********" at bounding box center [888, 438] width 666 height 17
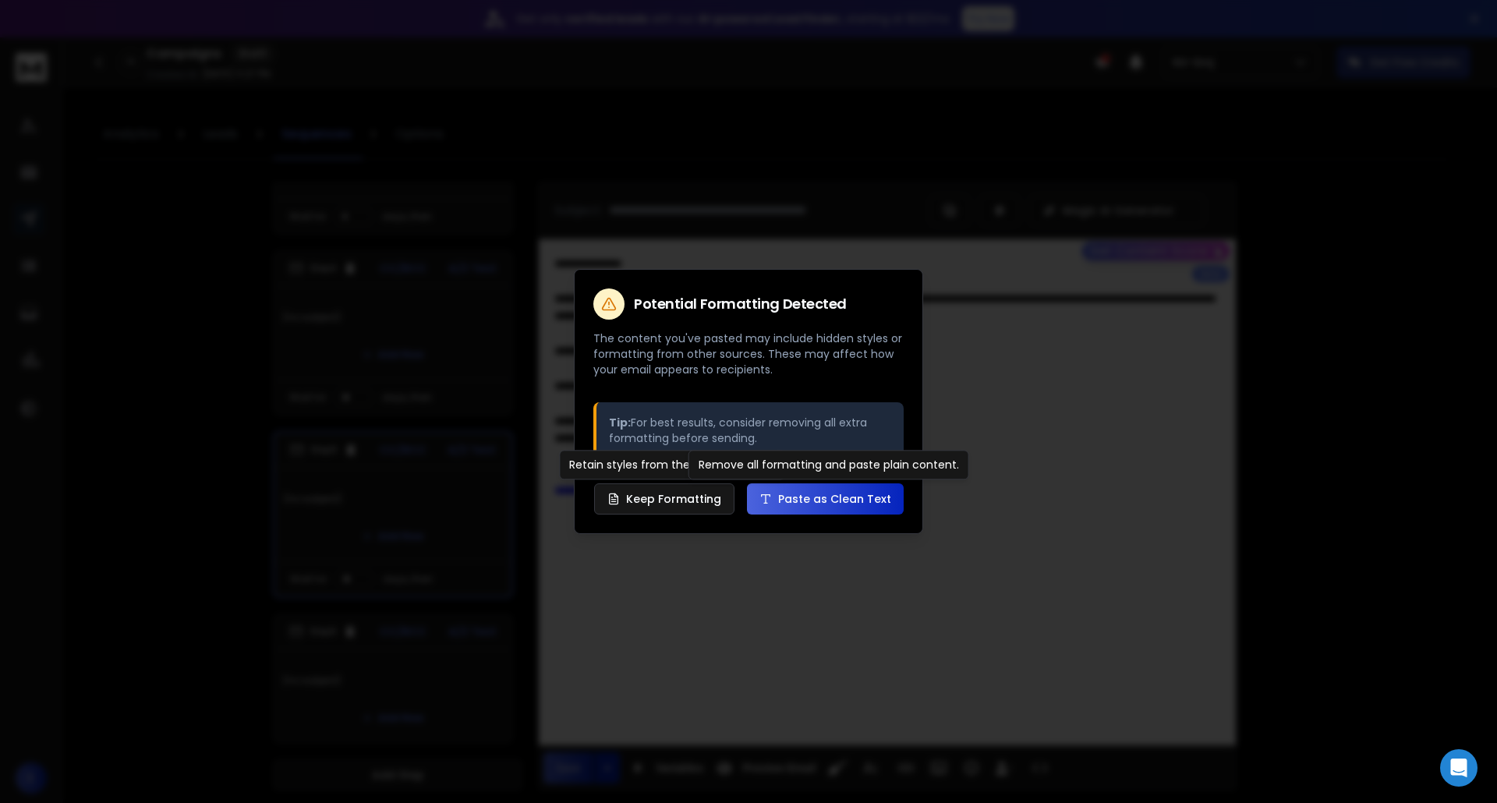
click at [784, 494] on button "Paste as Clean Text" at bounding box center [825, 499] width 157 height 31
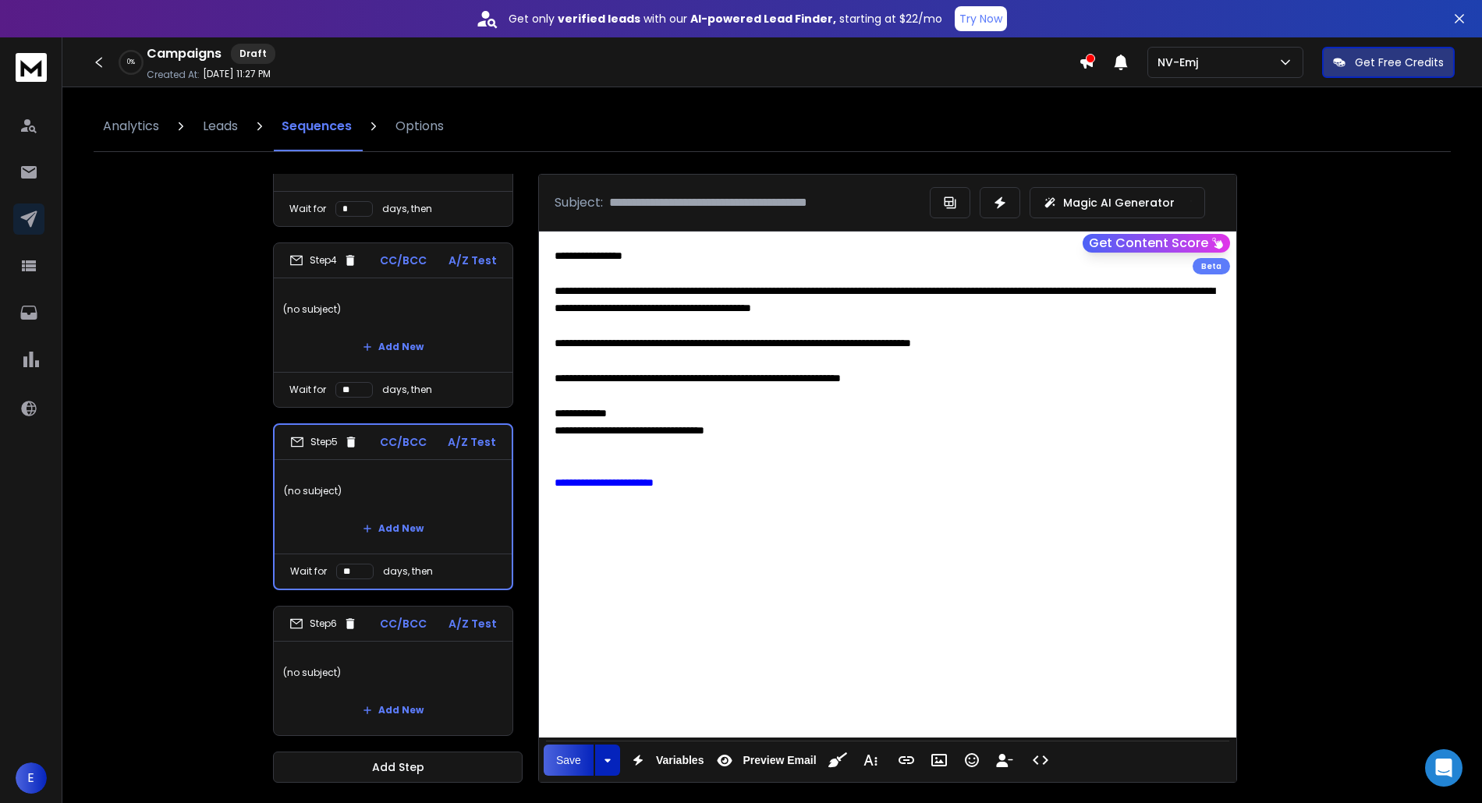
scroll to position [16, 0]
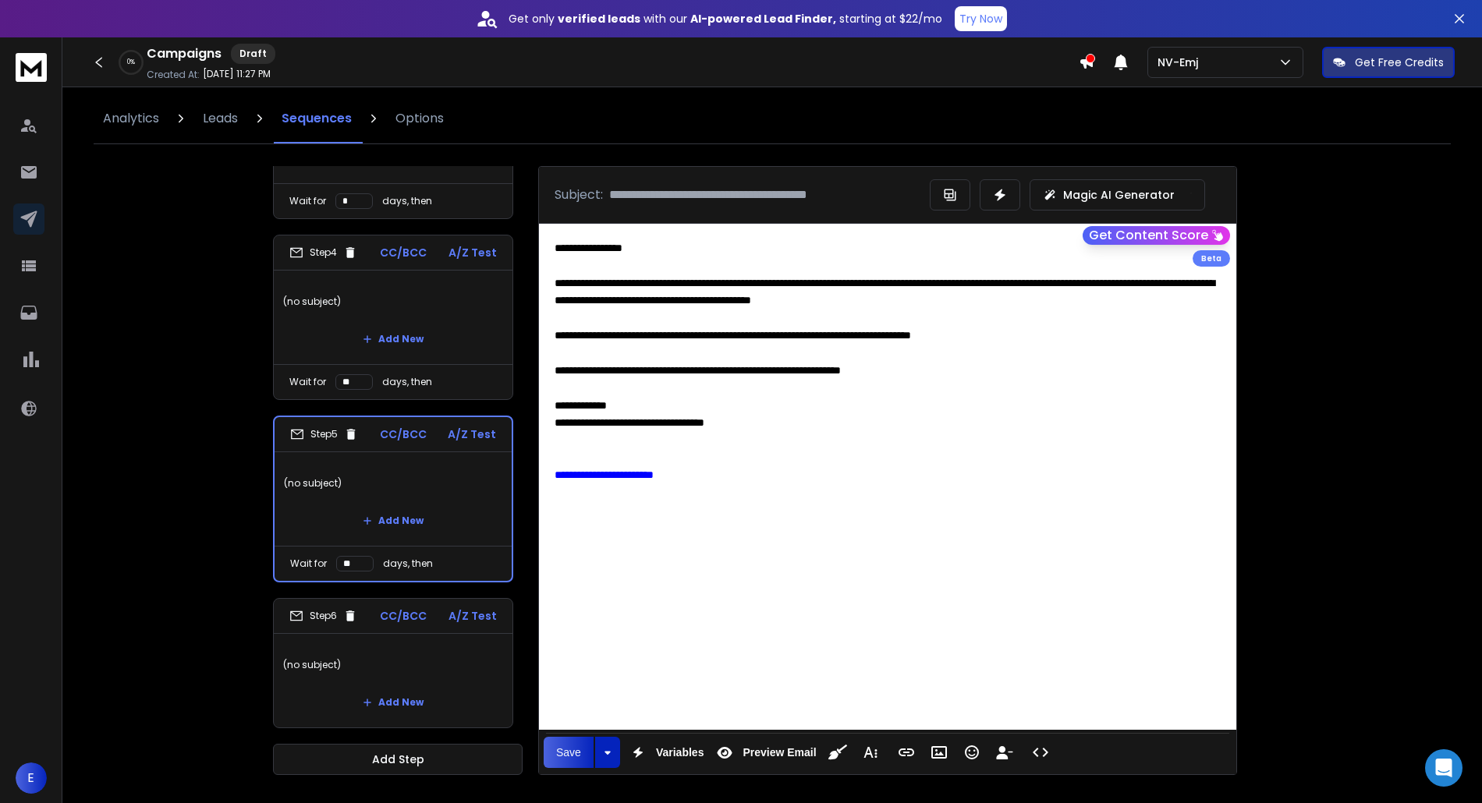
click at [457, 647] on p "(no subject)" at bounding box center [393, 665] width 220 height 44
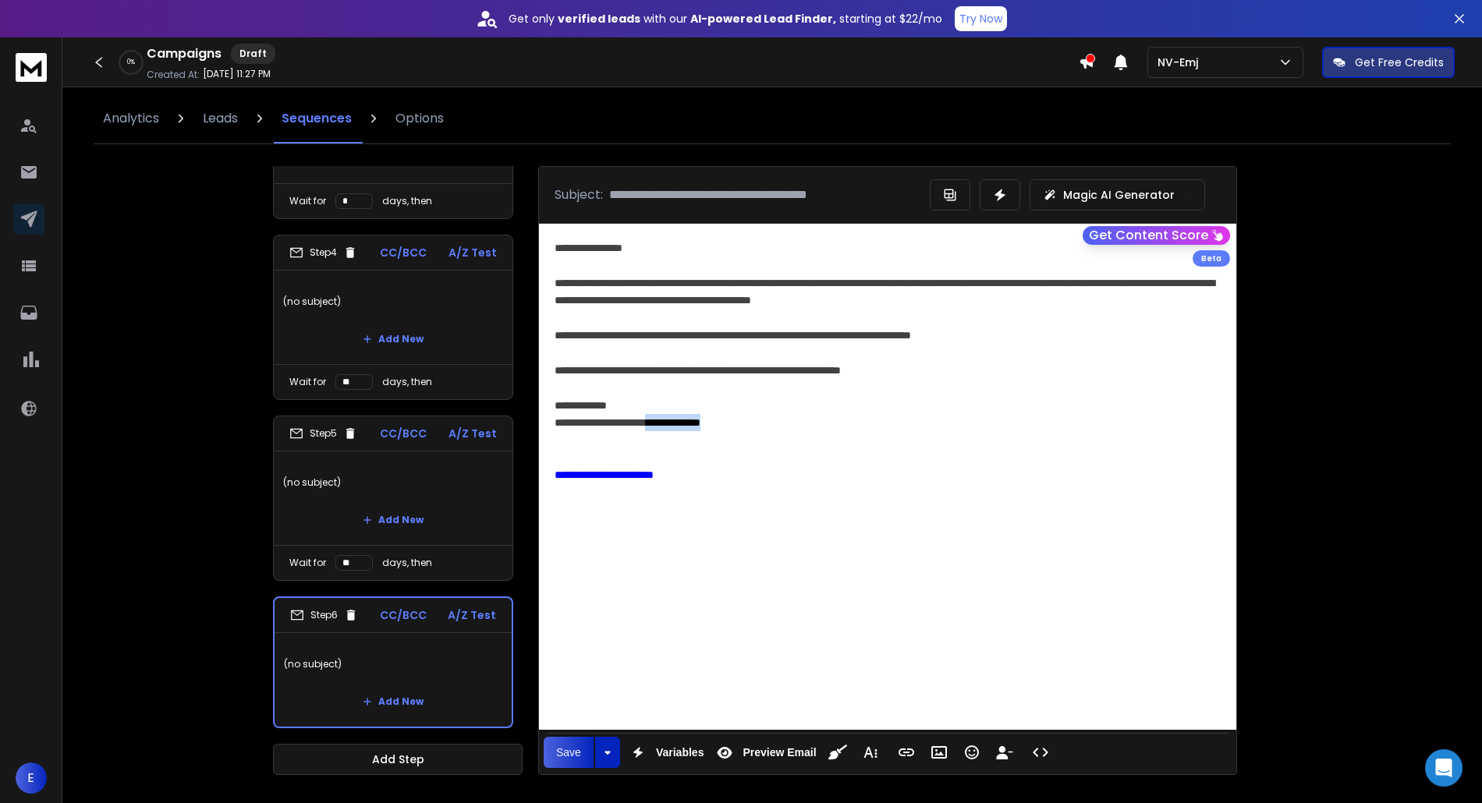
drag, startPoint x: 746, startPoint y: 424, endPoint x: 664, endPoint y: 427, distance: 81.9
click at [664, 427] on div "**********" at bounding box center [887, 422] width 665 height 17
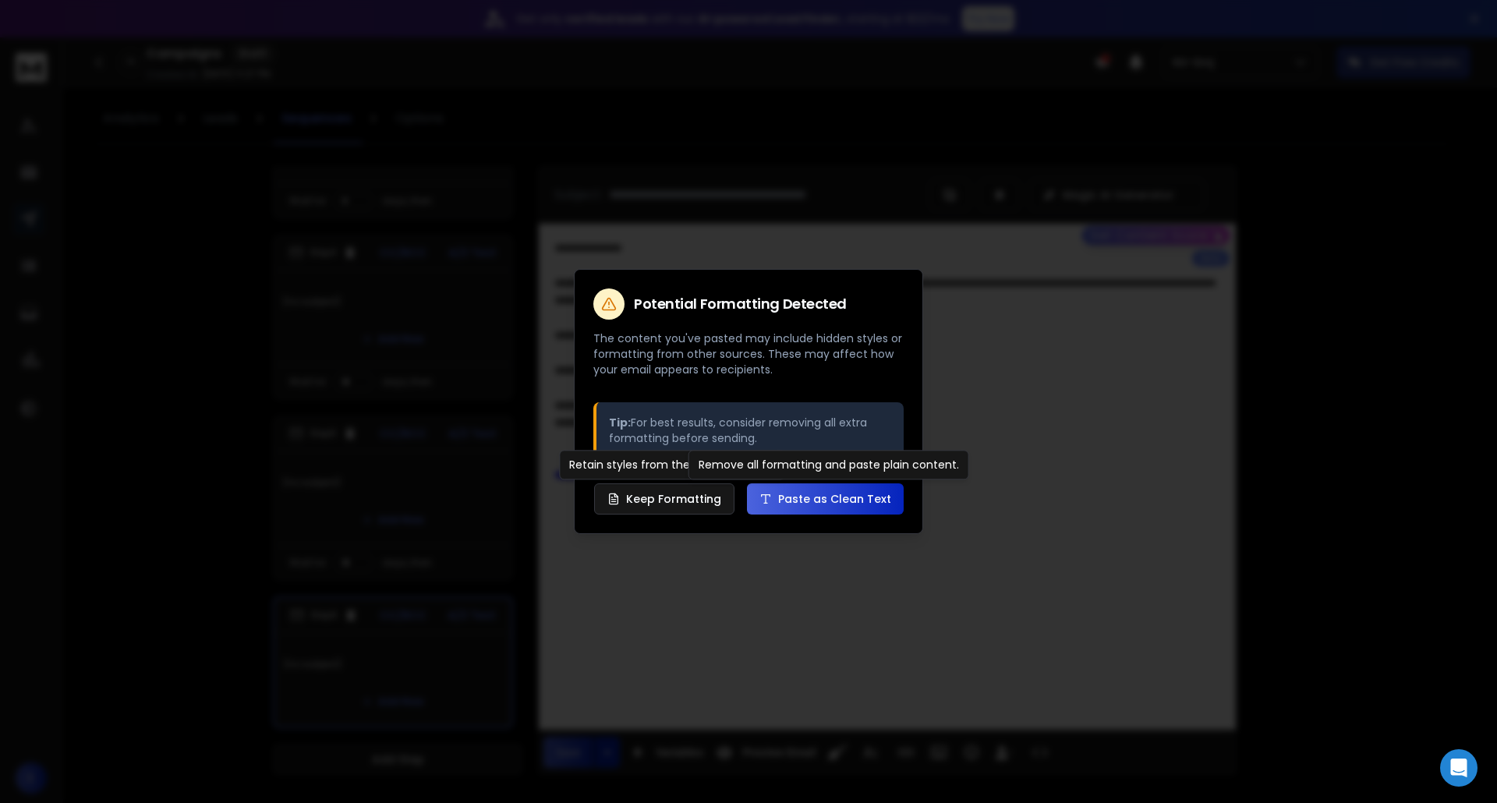
click at [795, 513] on button "Paste as Clean Text" at bounding box center [825, 499] width 157 height 31
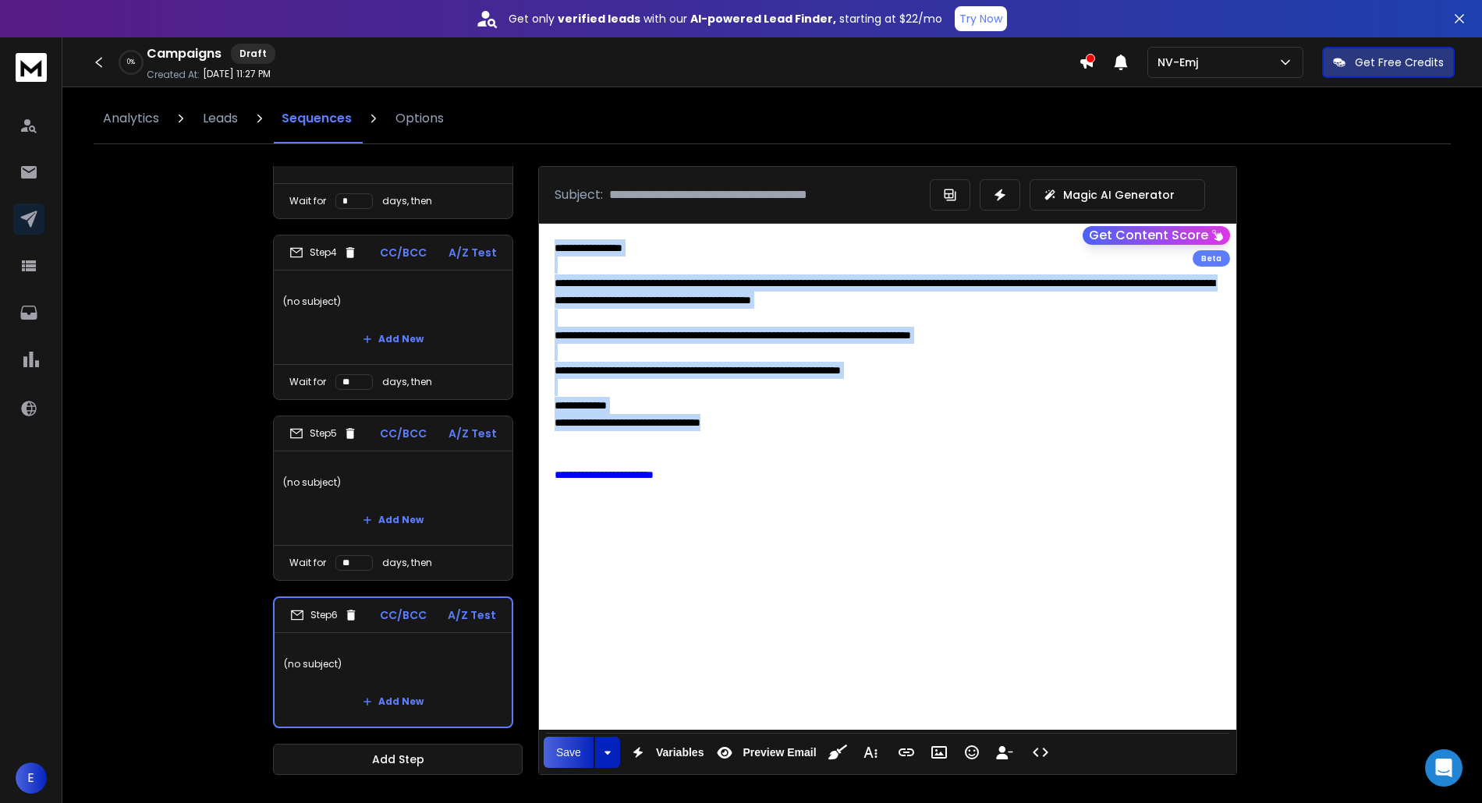
drag, startPoint x: 749, startPoint y: 427, endPoint x: 529, endPoint y: 232, distance: 295.0
click at [529, 232] on div "**********" at bounding box center [772, 470] width 998 height 609
click at [868, 755] on icon "button" at bounding box center [869, 752] width 13 height 11
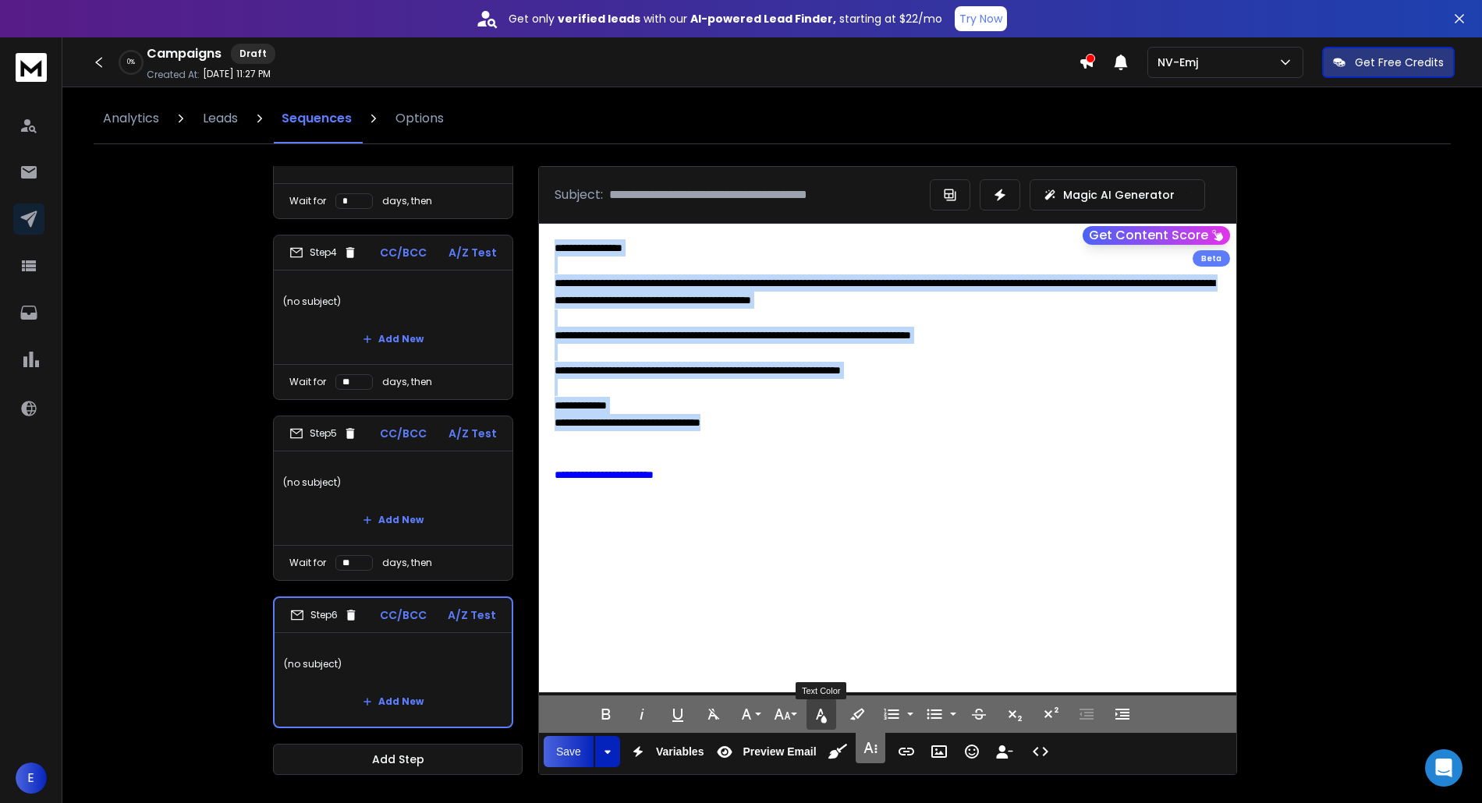
click at [819, 713] on icon "button" at bounding box center [821, 716] width 11 height 14
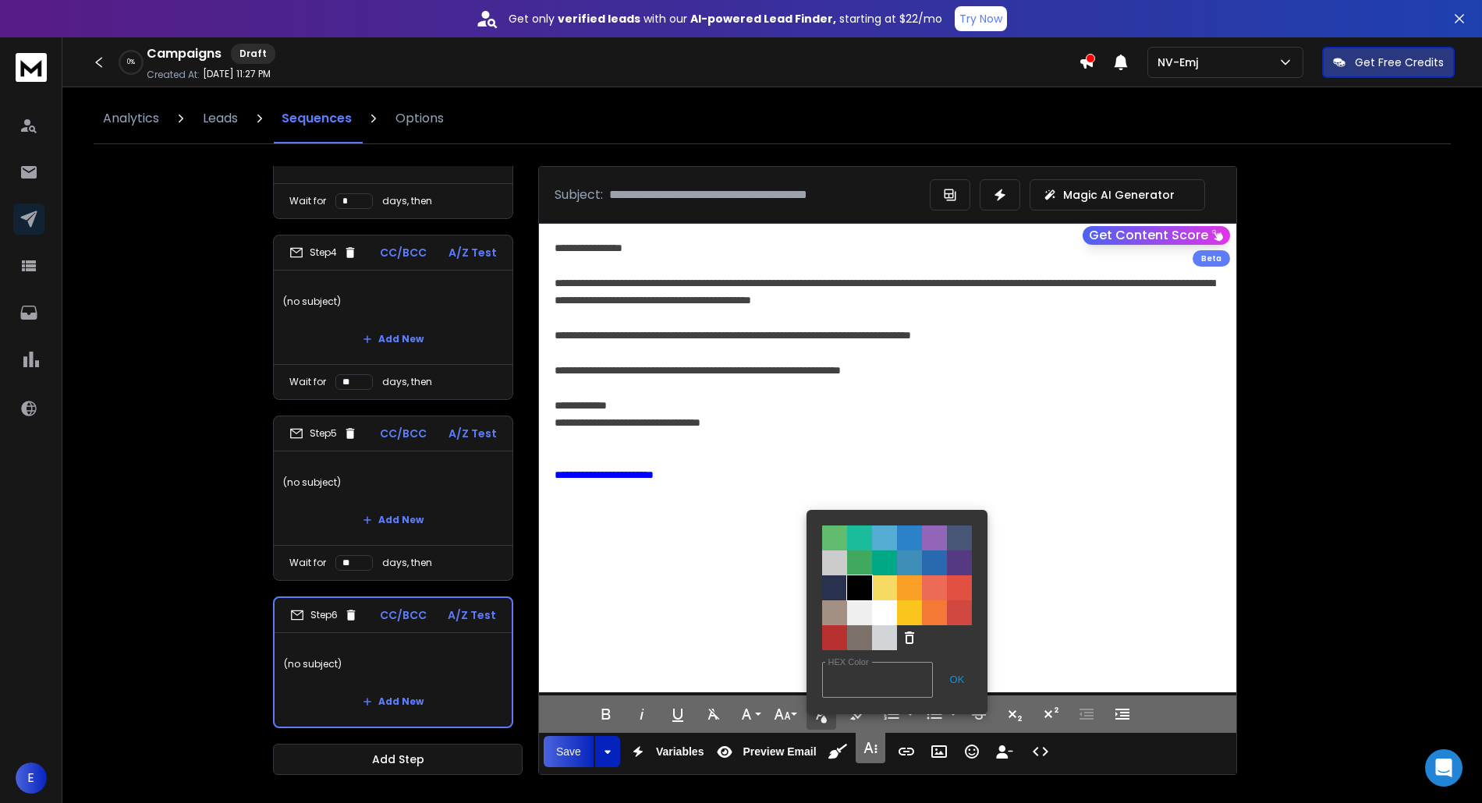
click at [852, 590] on span "Color#000000" at bounding box center [859, 588] width 25 height 25
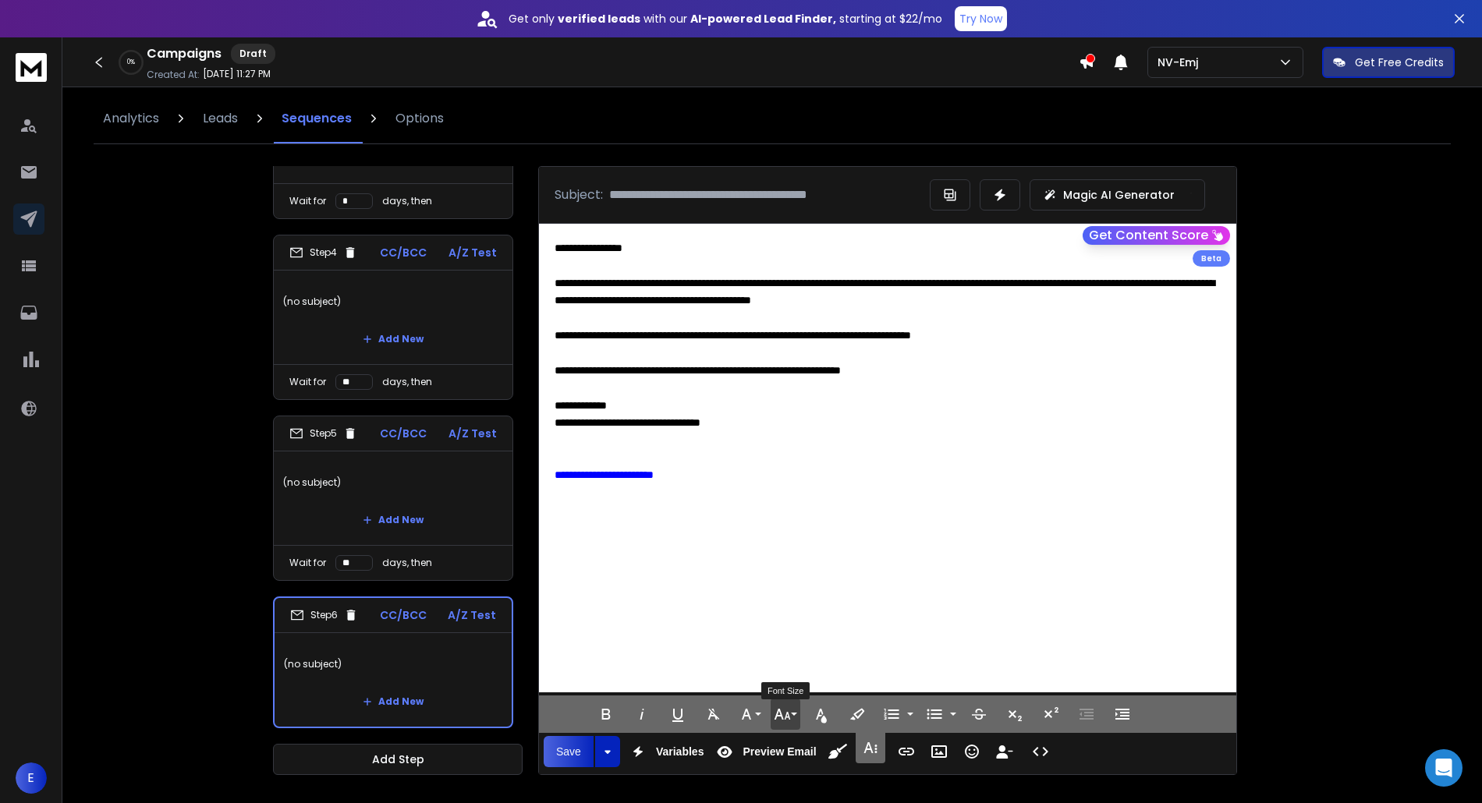
click at [781, 725] on button "Font Size" at bounding box center [786, 714] width 30 height 31
click at [805, 527] on link "14" at bounding box center [799, 530] width 56 height 23
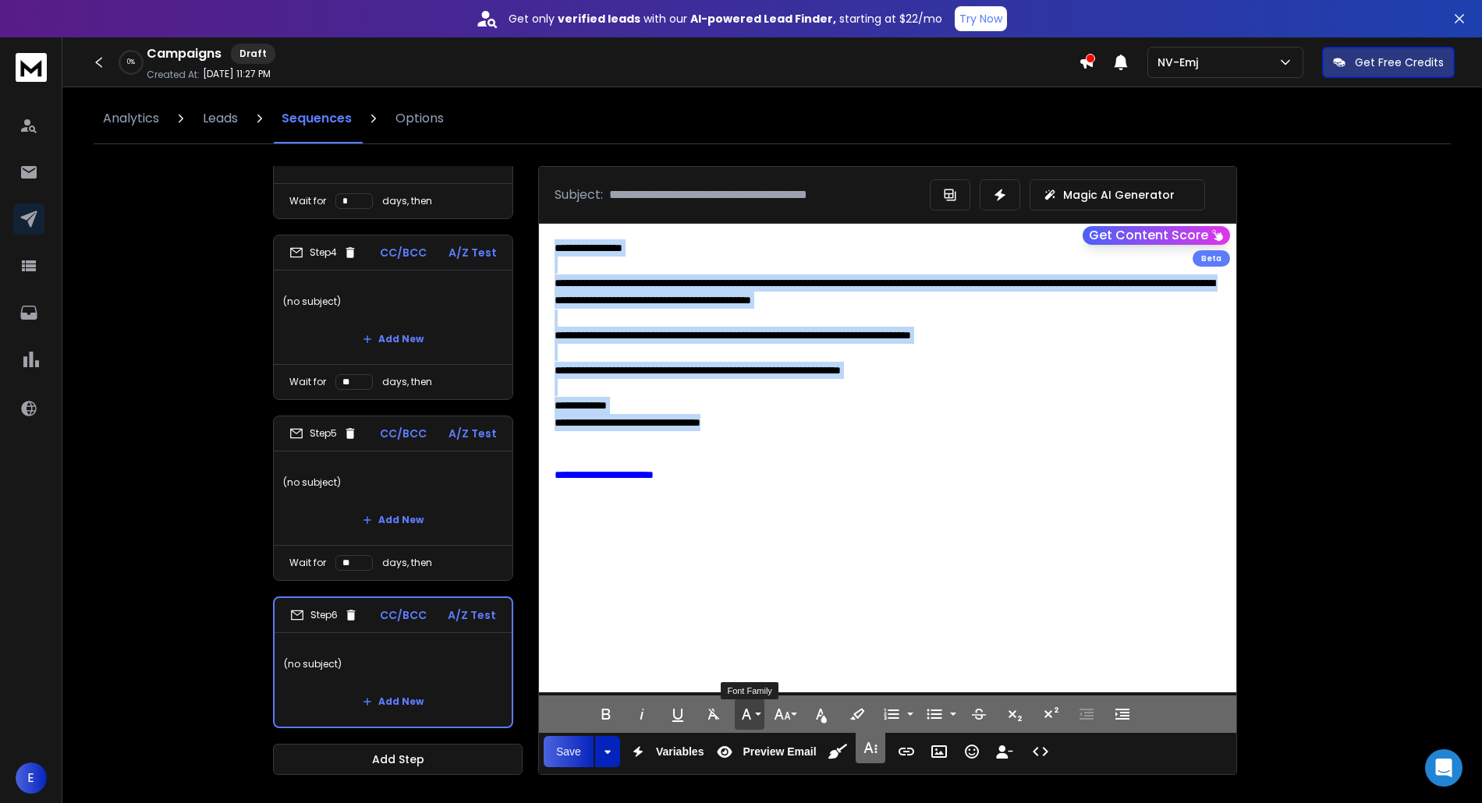
click at [753, 715] on icon "button" at bounding box center [746, 714] width 19 height 19
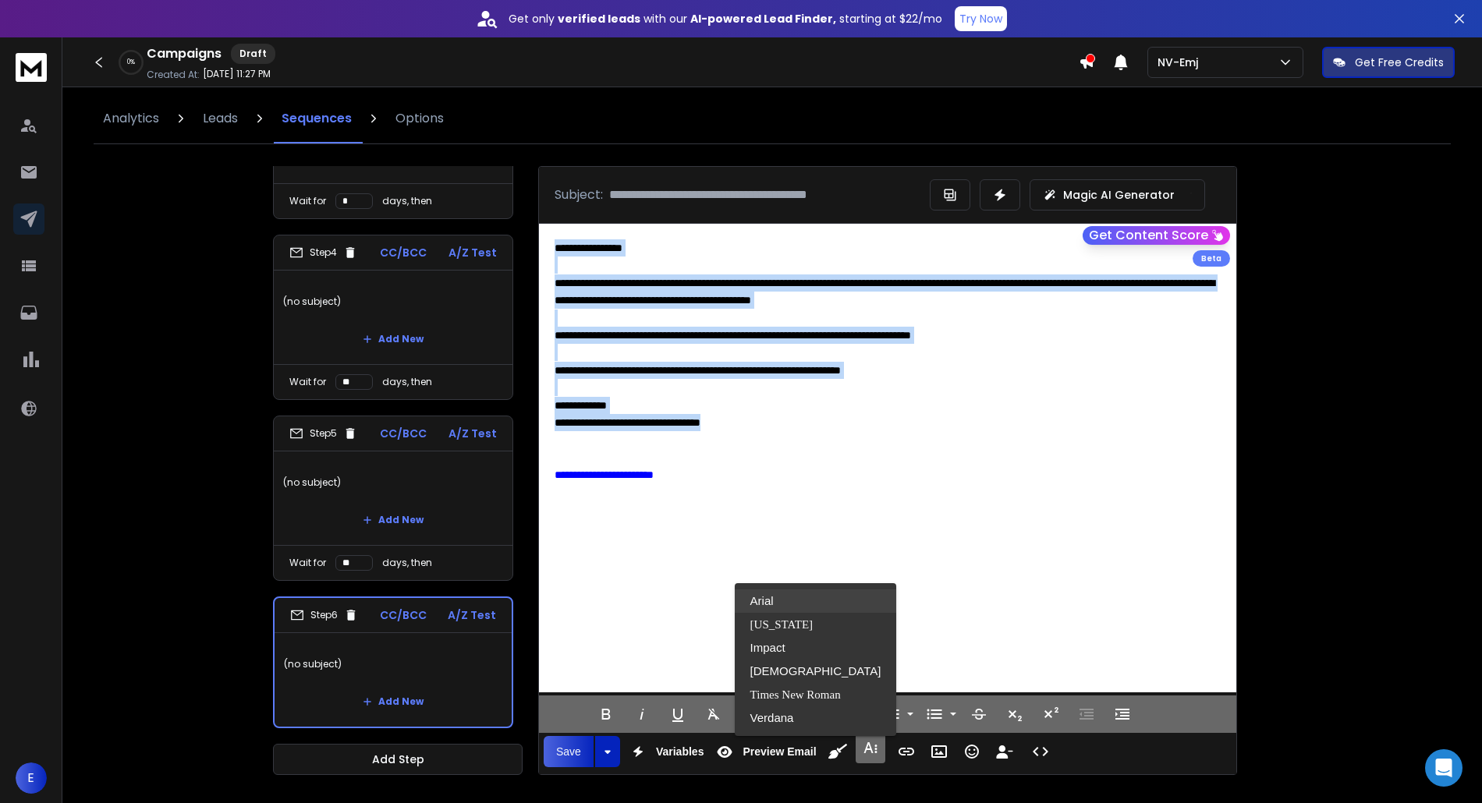
click at [786, 601] on link "Arial" at bounding box center [816, 601] width 162 height 23
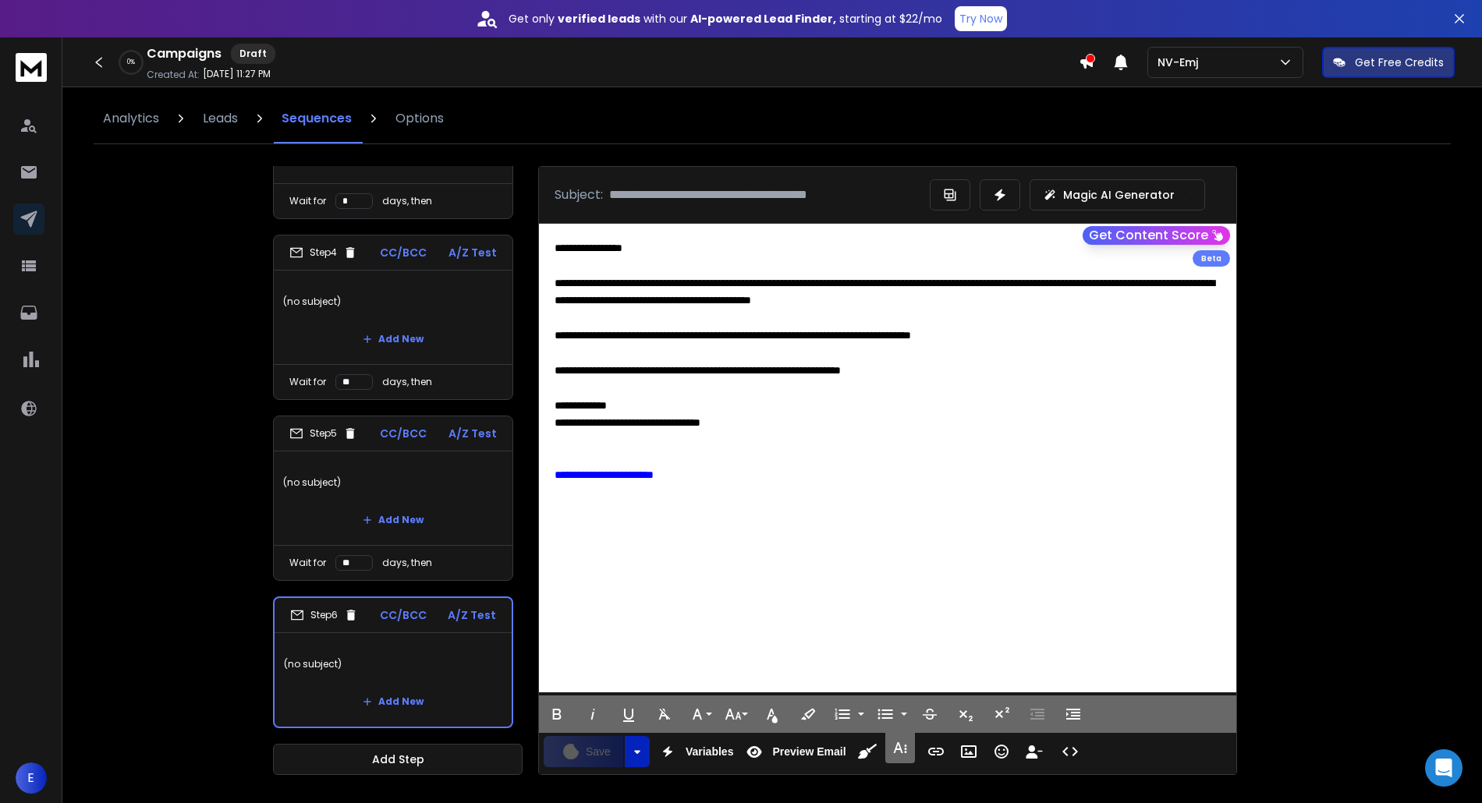
click at [448, 504] on p "(no subject)" at bounding box center [393, 483] width 220 height 44
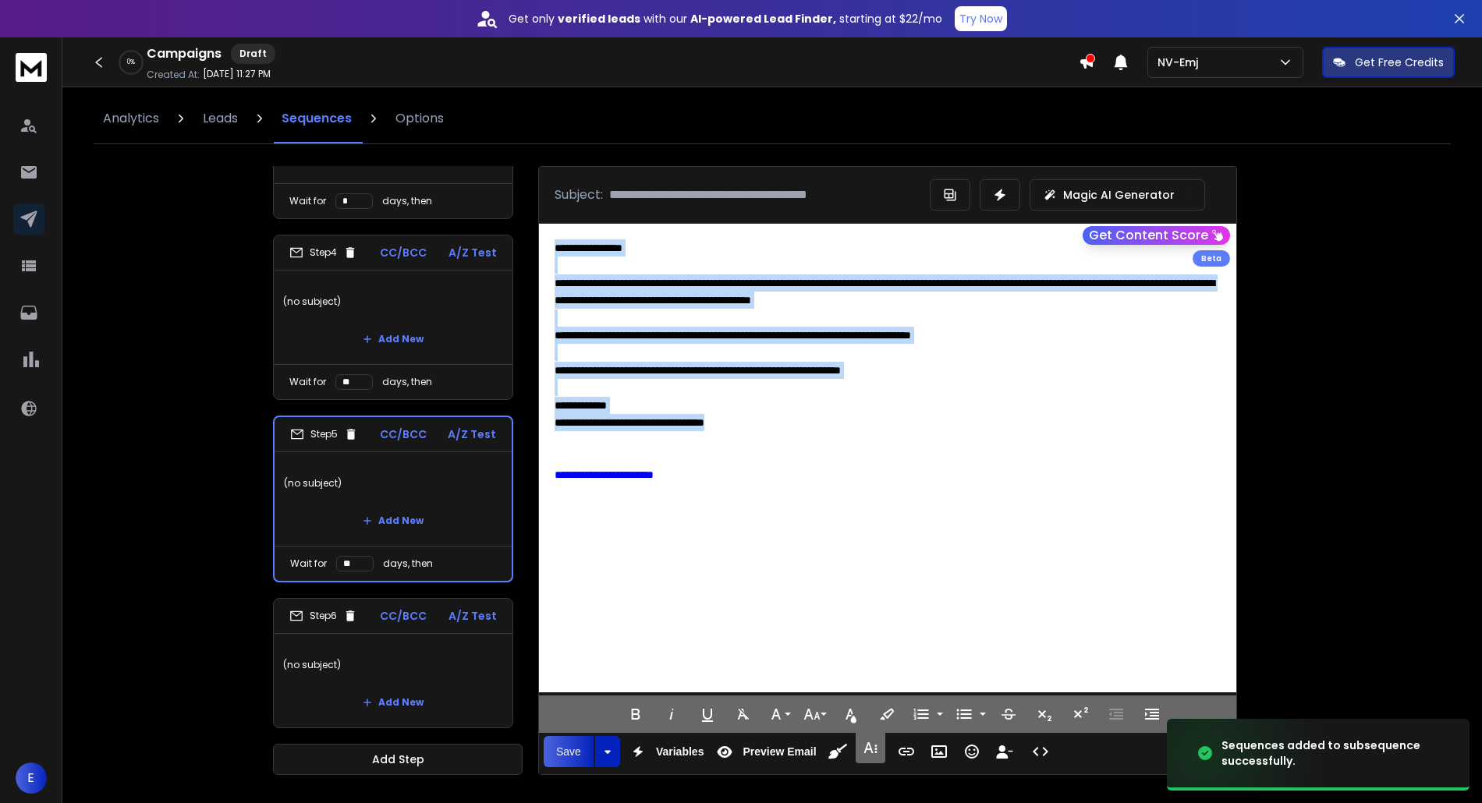
drag, startPoint x: 747, startPoint y: 424, endPoint x: 528, endPoint y: 234, distance: 290.2
click at [528, 234] on div "**********" at bounding box center [772, 470] width 998 height 609
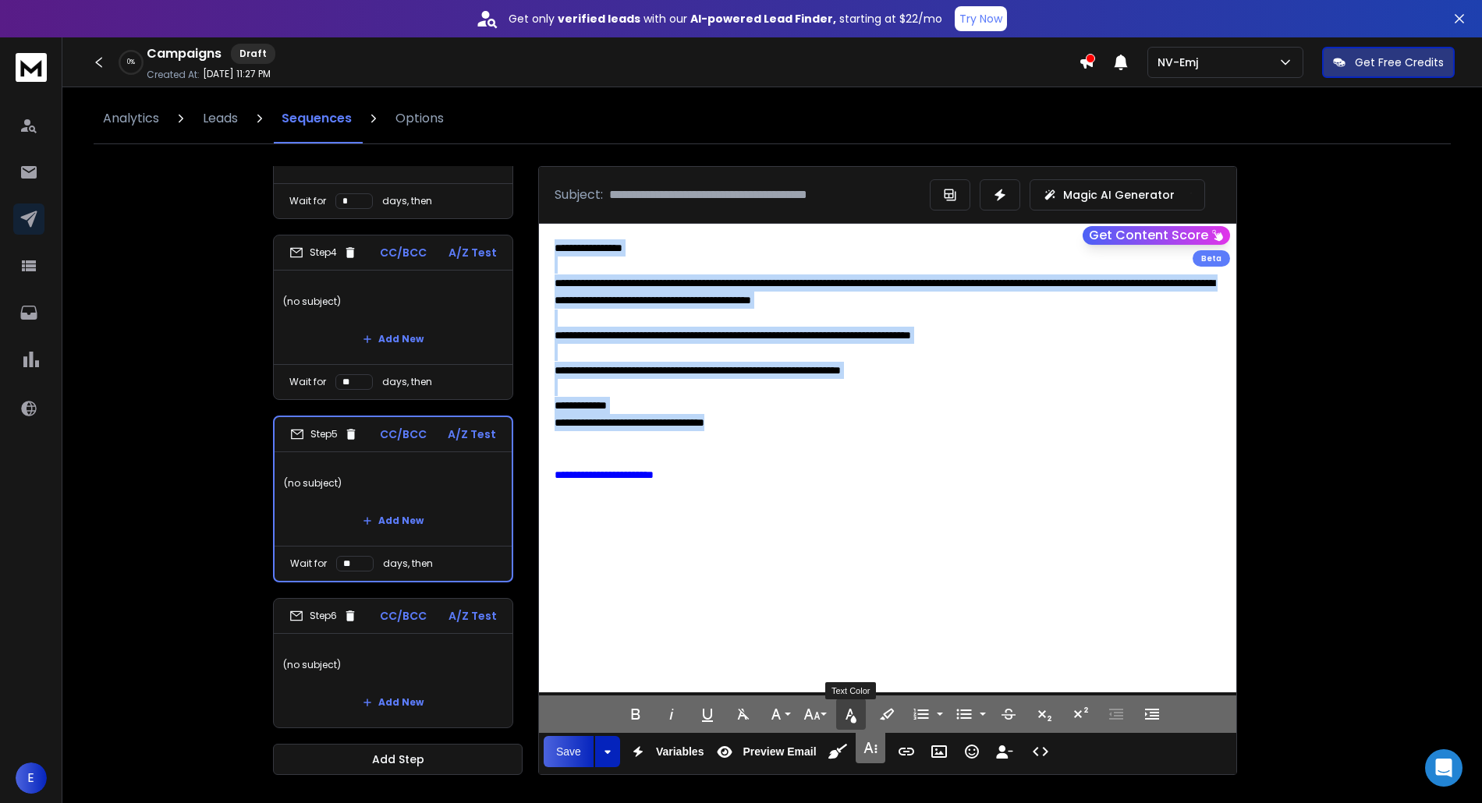
click at [846, 718] on icon "button" at bounding box center [850, 716] width 11 height 14
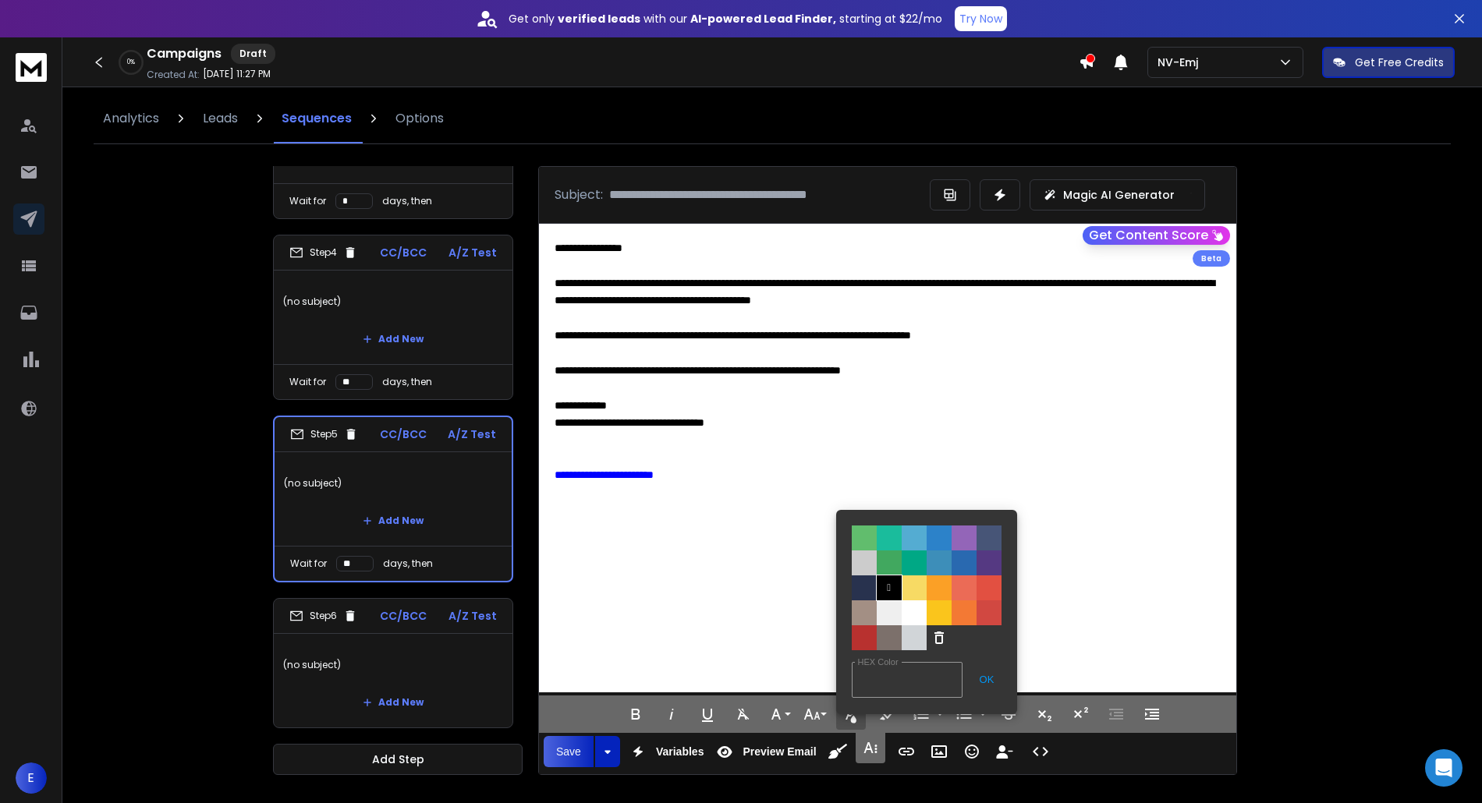
click at [886, 586] on span "" at bounding box center [889, 588] width 25 height 25
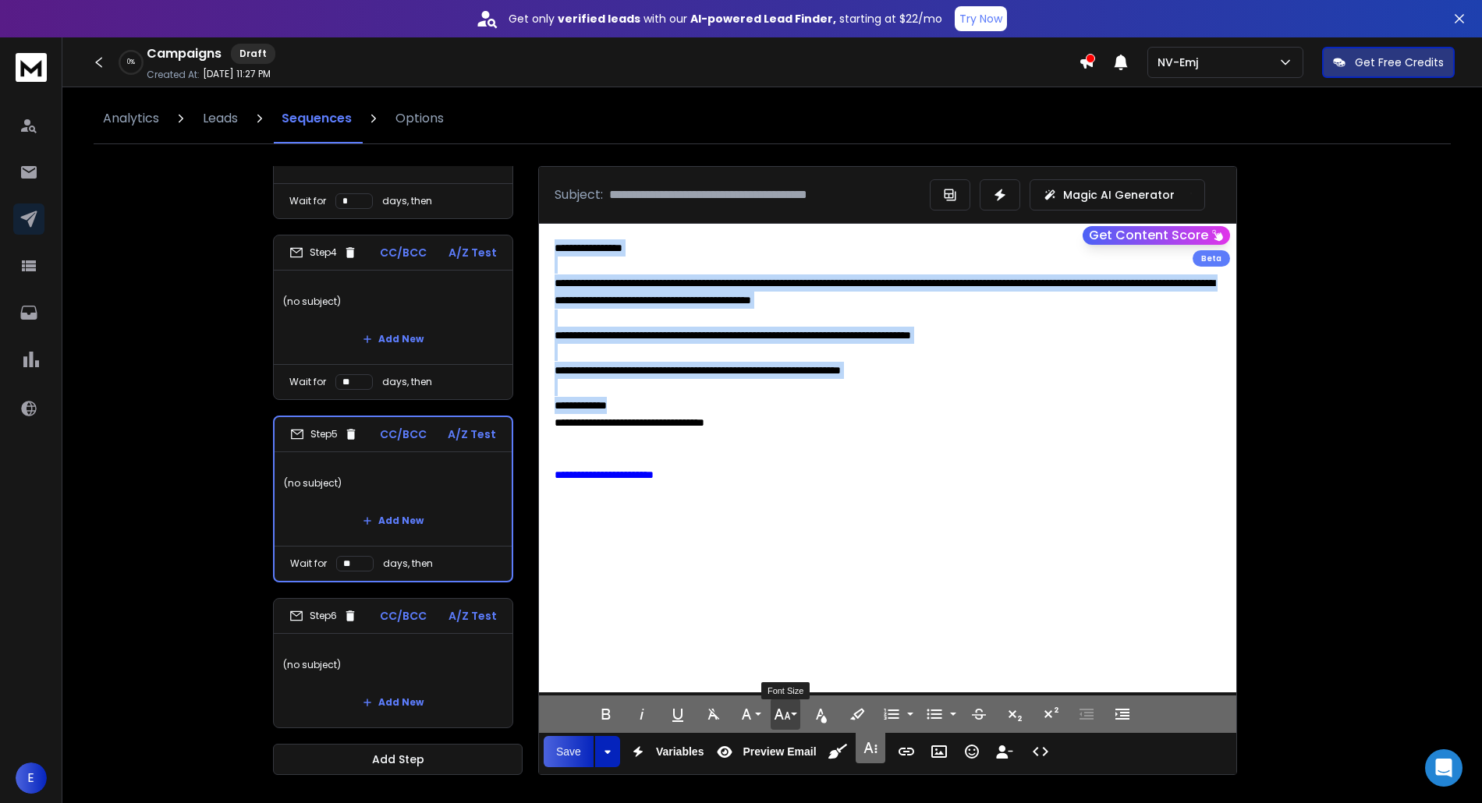
click at [781, 711] on icon "button" at bounding box center [782, 714] width 19 height 19
click at [799, 531] on link "14" at bounding box center [799, 530] width 56 height 23
click at [747, 709] on icon "button" at bounding box center [746, 714] width 19 height 19
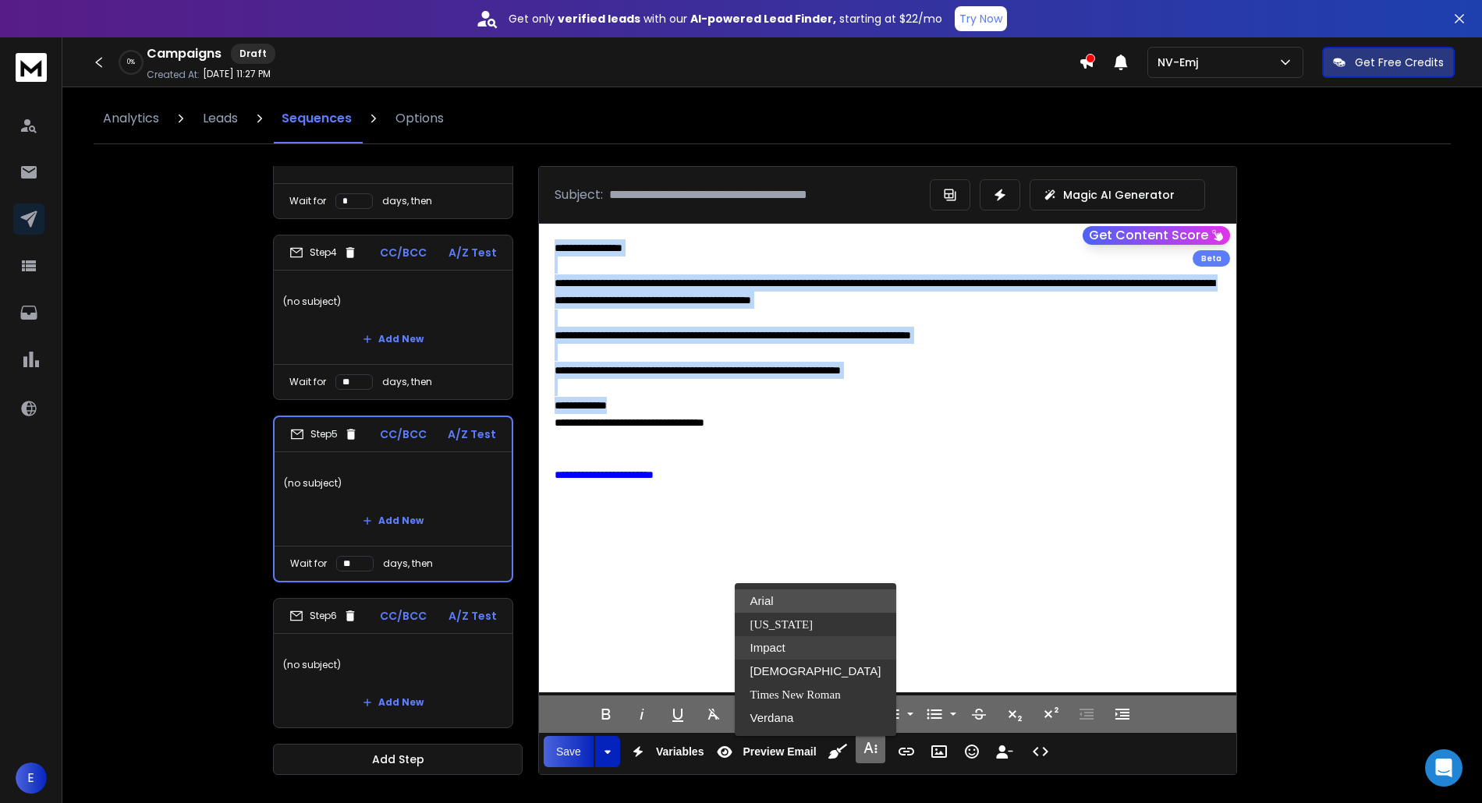
scroll to position [0, 0]
click at [784, 594] on link "Arial" at bounding box center [816, 601] width 162 height 23
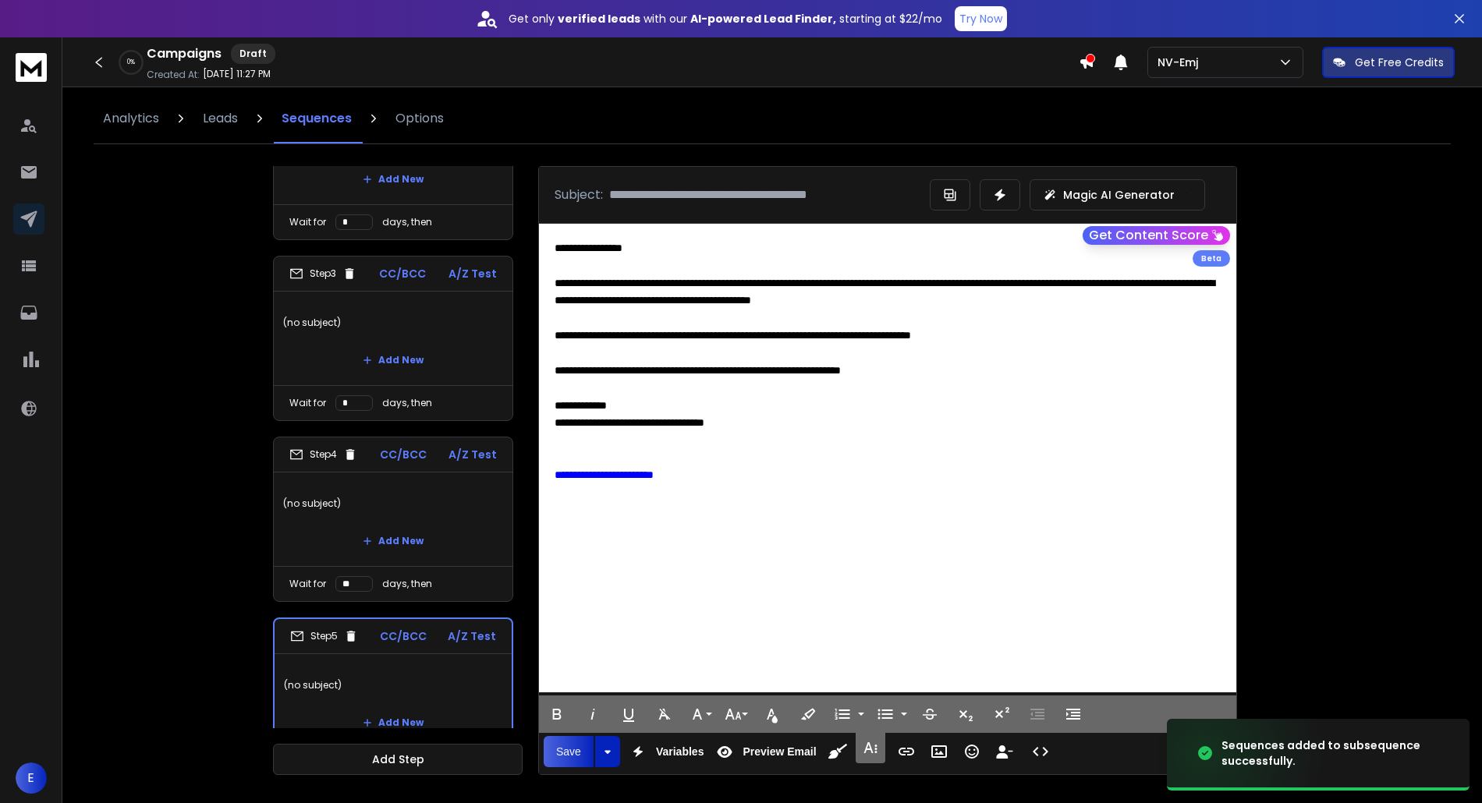
scroll to position [323, 0]
click at [490, 524] on p "(no subject)" at bounding box center [393, 506] width 220 height 44
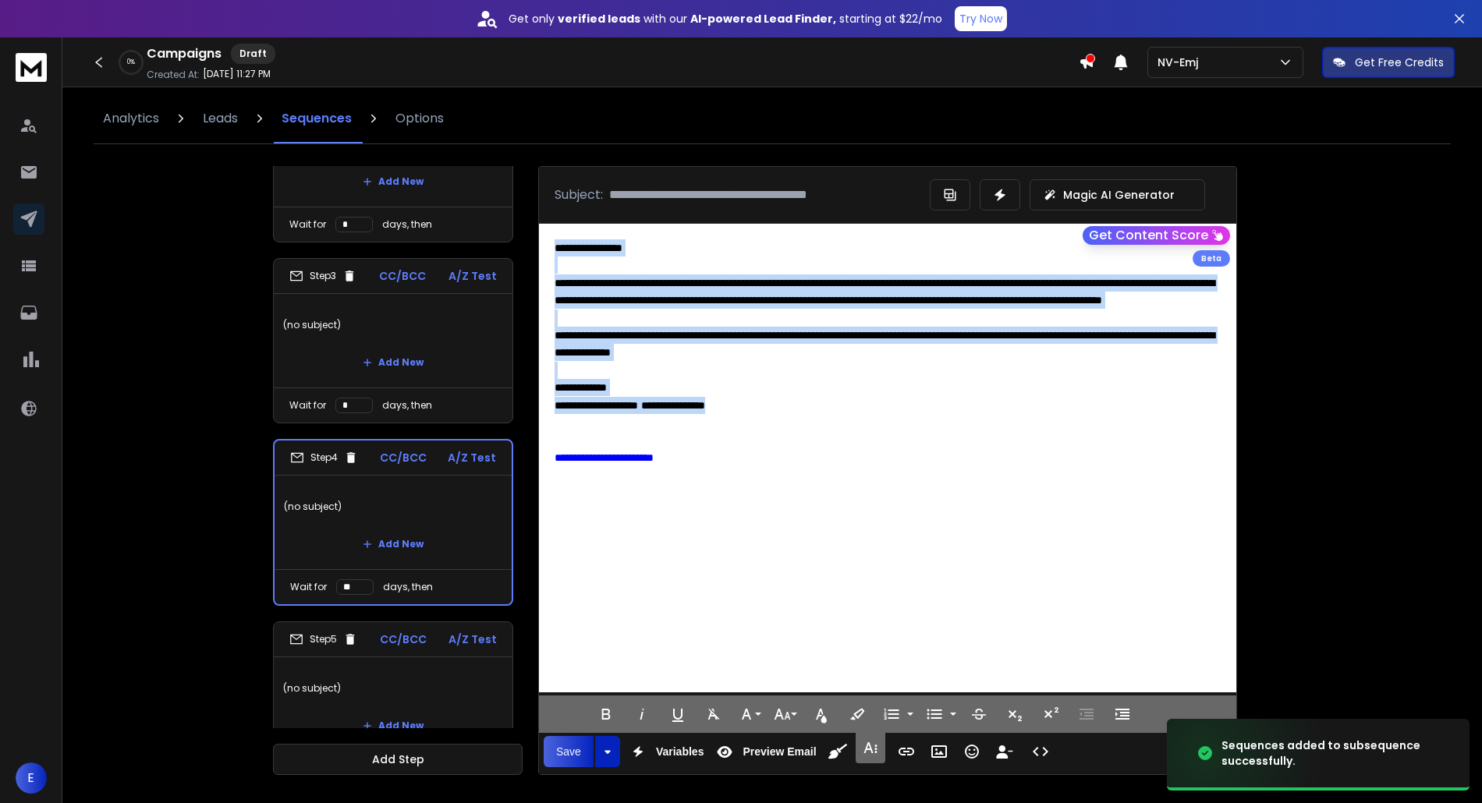
drag, startPoint x: 760, startPoint y: 420, endPoint x: 540, endPoint y: 226, distance: 292.3
click at [540, 226] on div "**********" at bounding box center [887, 458] width 697 height 469
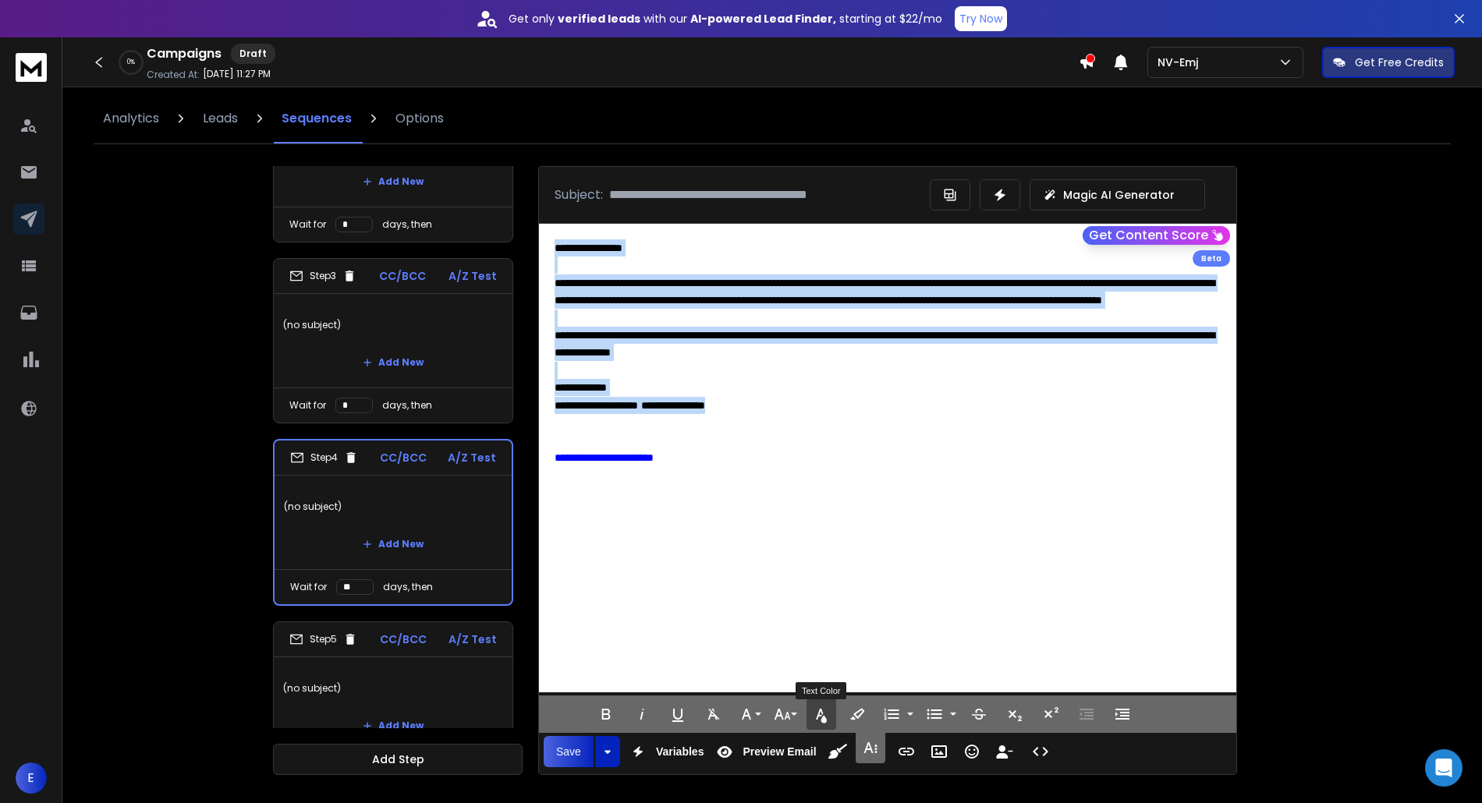
click at [820, 714] on icon "button" at bounding box center [821, 714] width 19 height 19
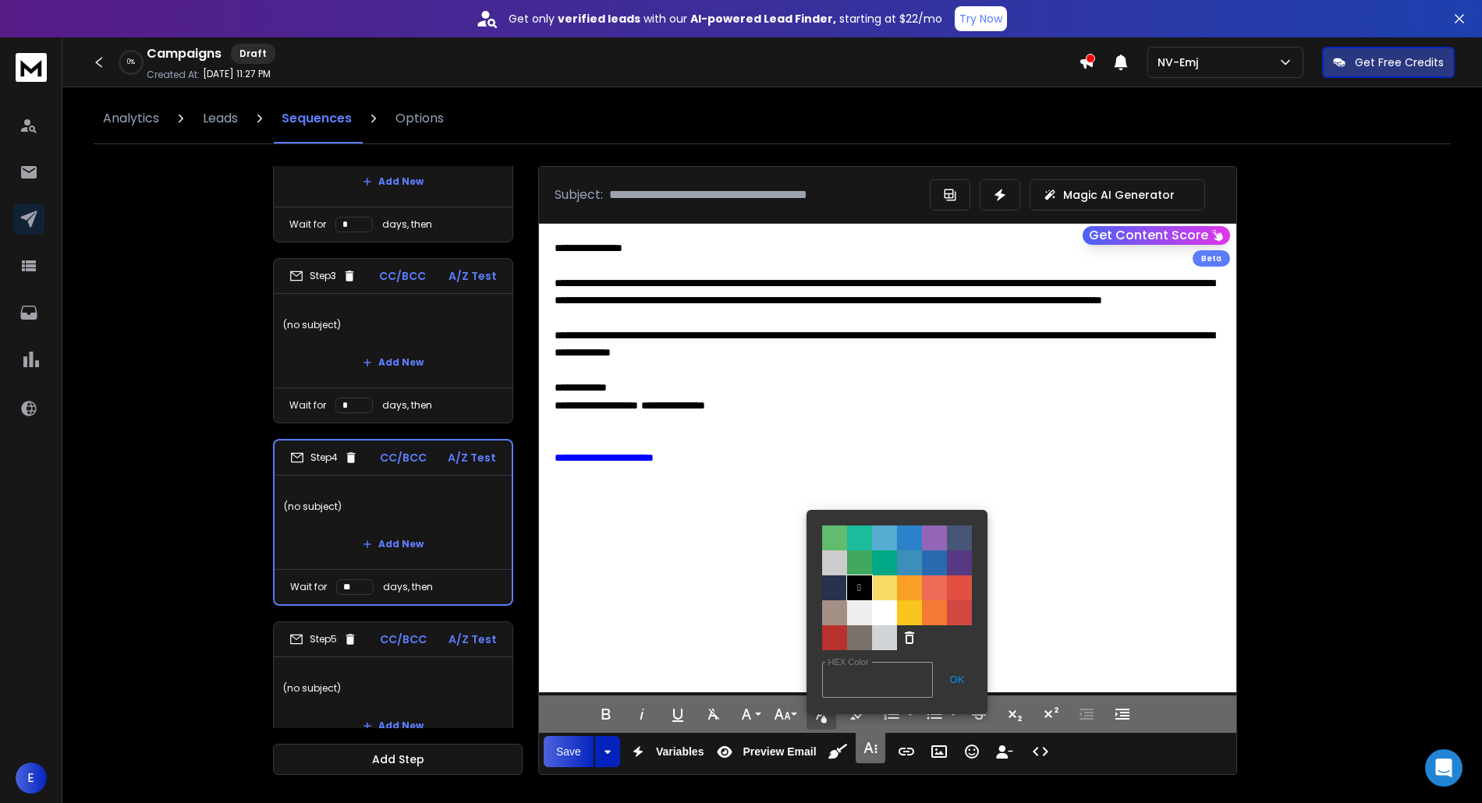
click at [863, 585] on span "" at bounding box center [859, 588] width 25 height 25
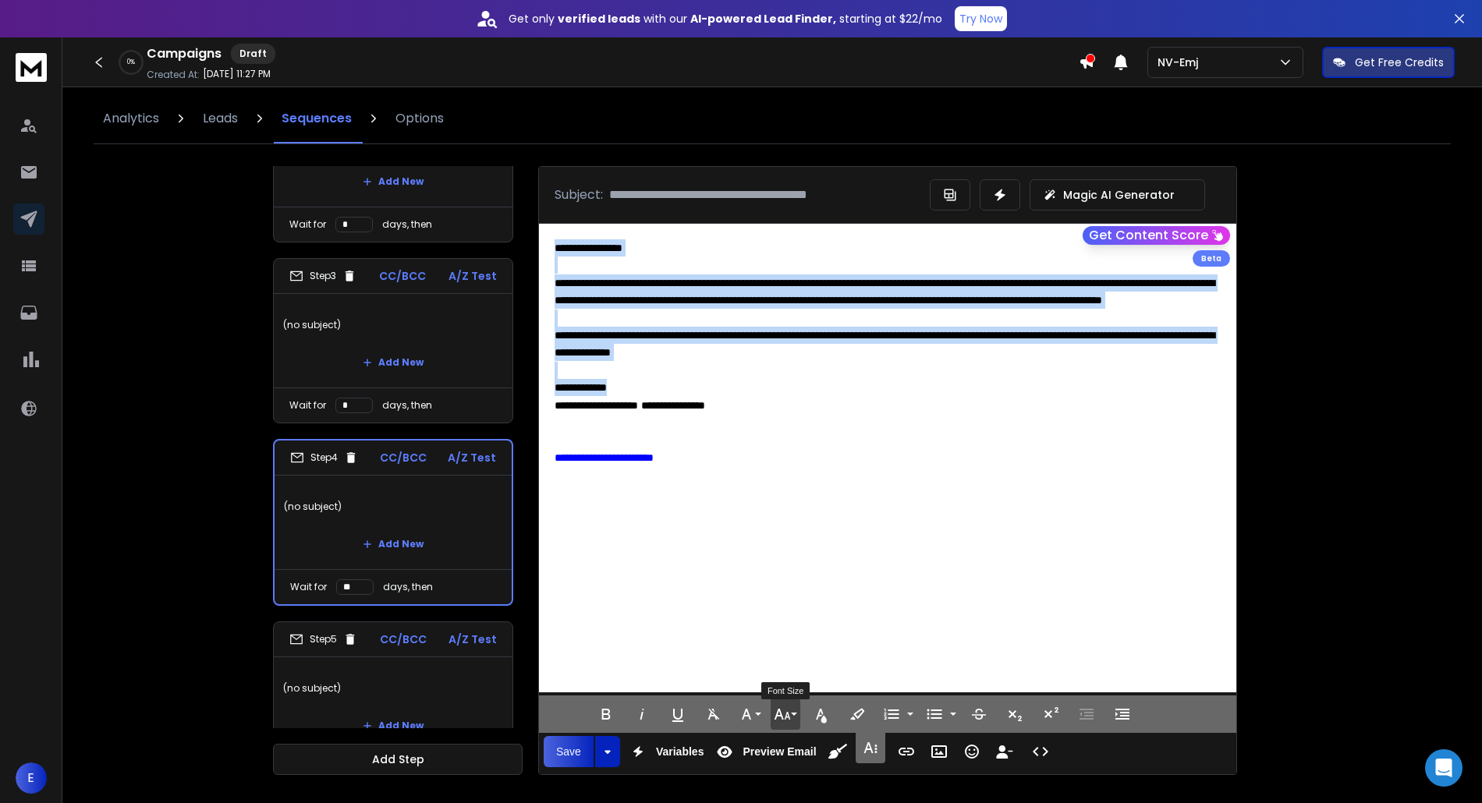
click at [777, 712] on icon "button" at bounding box center [782, 714] width 19 height 19
click at [800, 533] on link "14" at bounding box center [799, 530] width 56 height 23
click at [746, 715] on icon "button" at bounding box center [746, 714] width 19 height 19
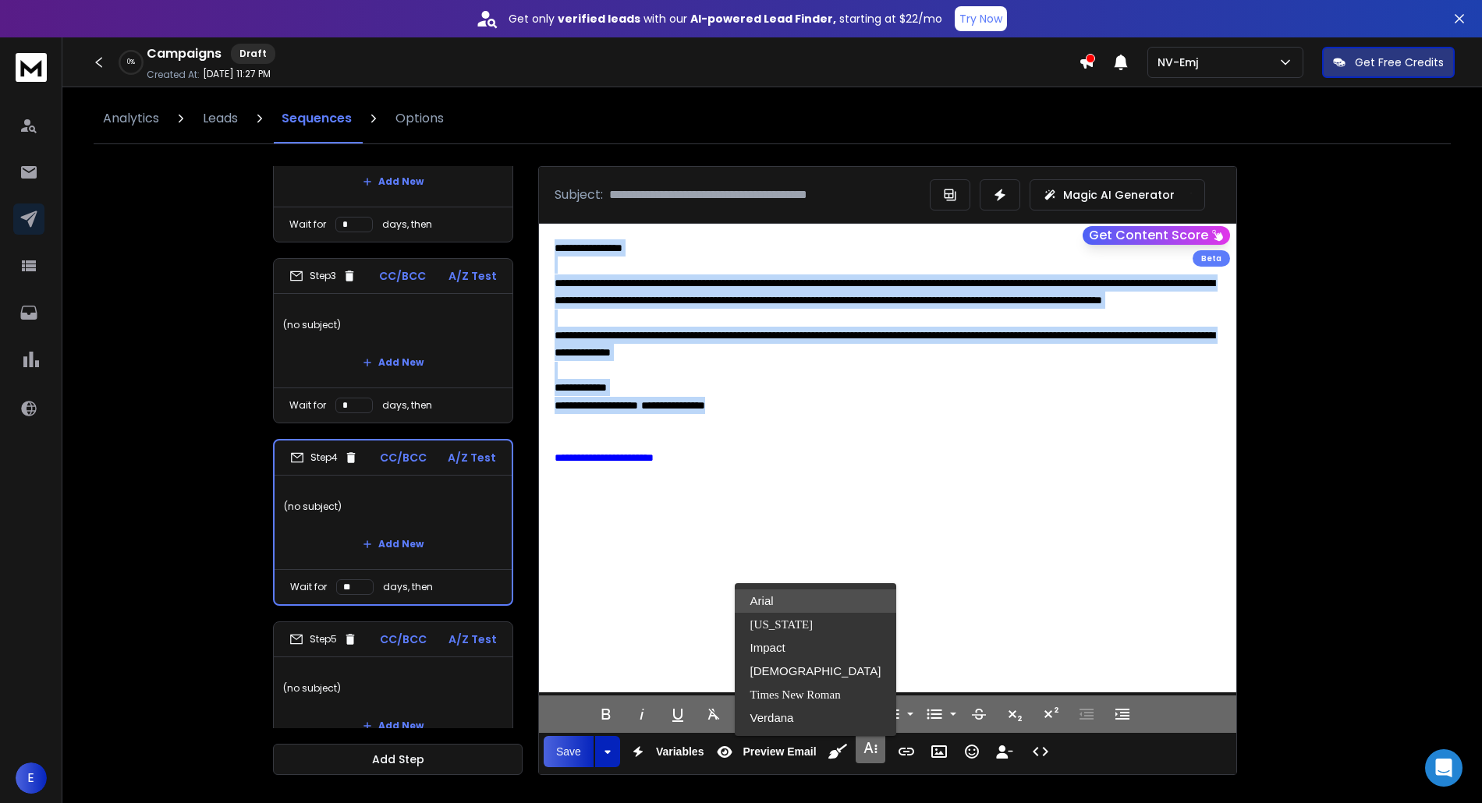
scroll to position [0, 0]
click at [778, 597] on link "Arial" at bounding box center [816, 601] width 162 height 23
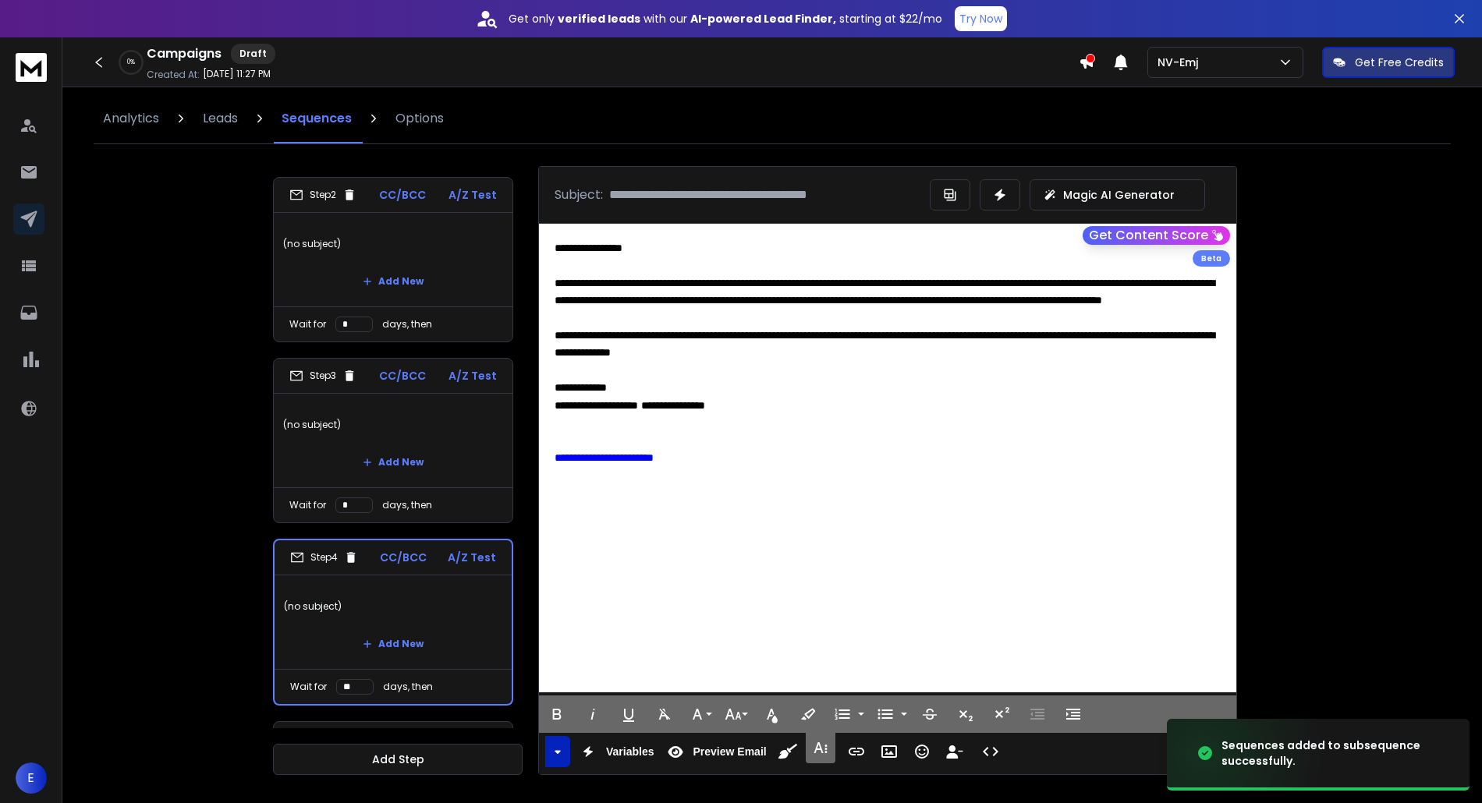
scroll to position [115, 0]
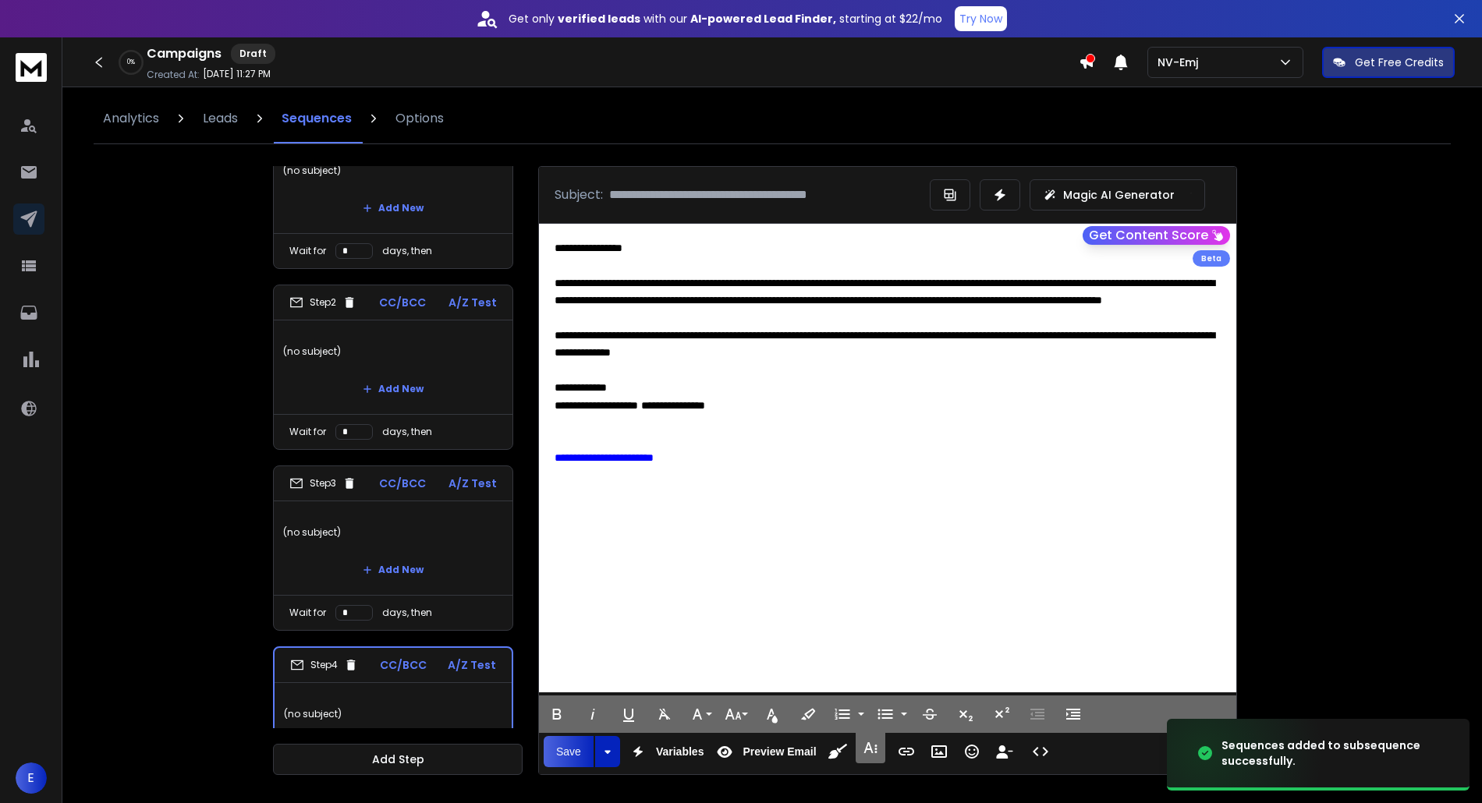
click at [462, 565] on div "Add New" at bounding box center [393, 570] width 220 height 31
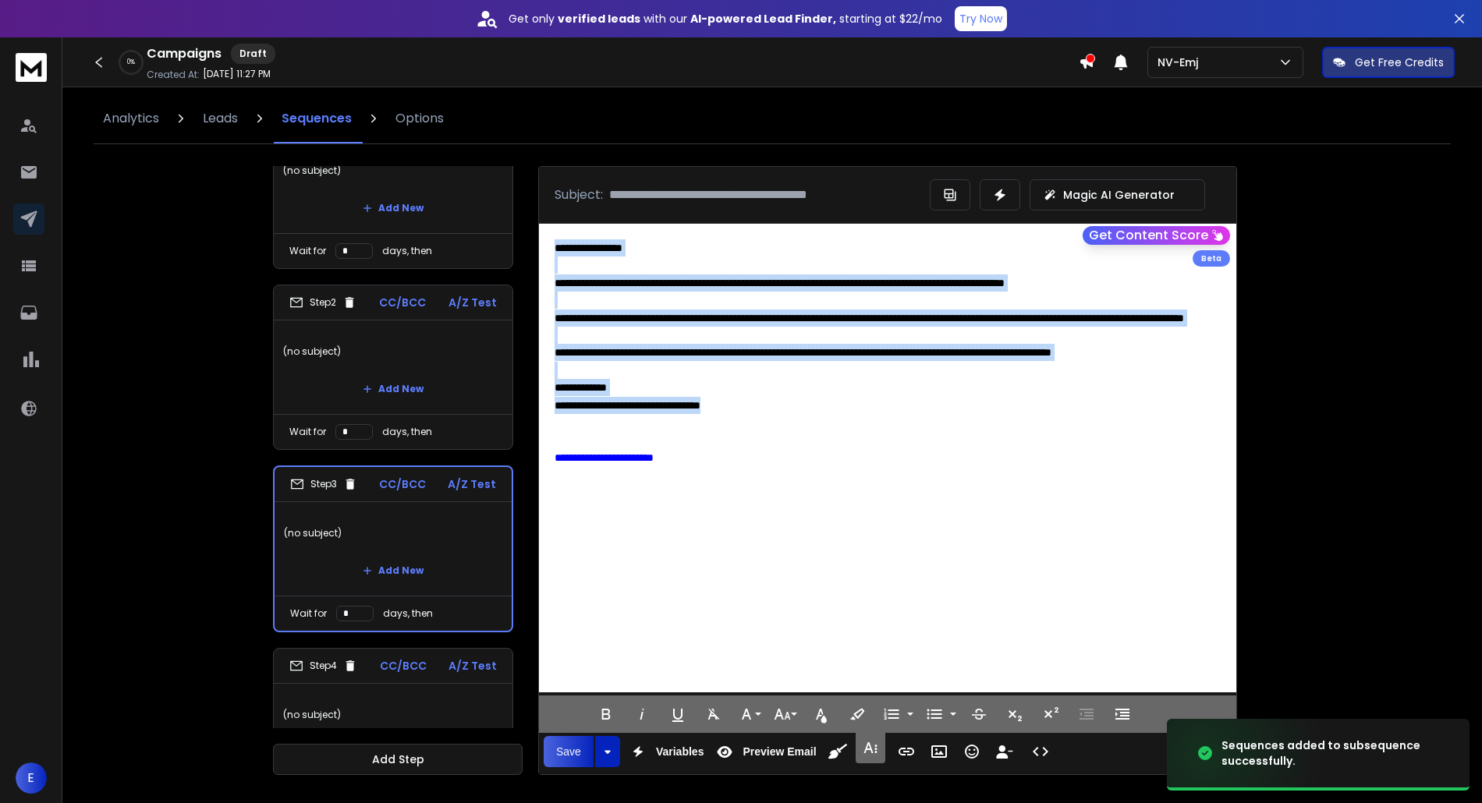
drag, startPoint x: 749, startPoint y: 422, endPoint x: 533, endPoint y: 247, distance: 277.8
click at [533, 247] on div "**********" at bounding box center [772, 470] width 998 height 609
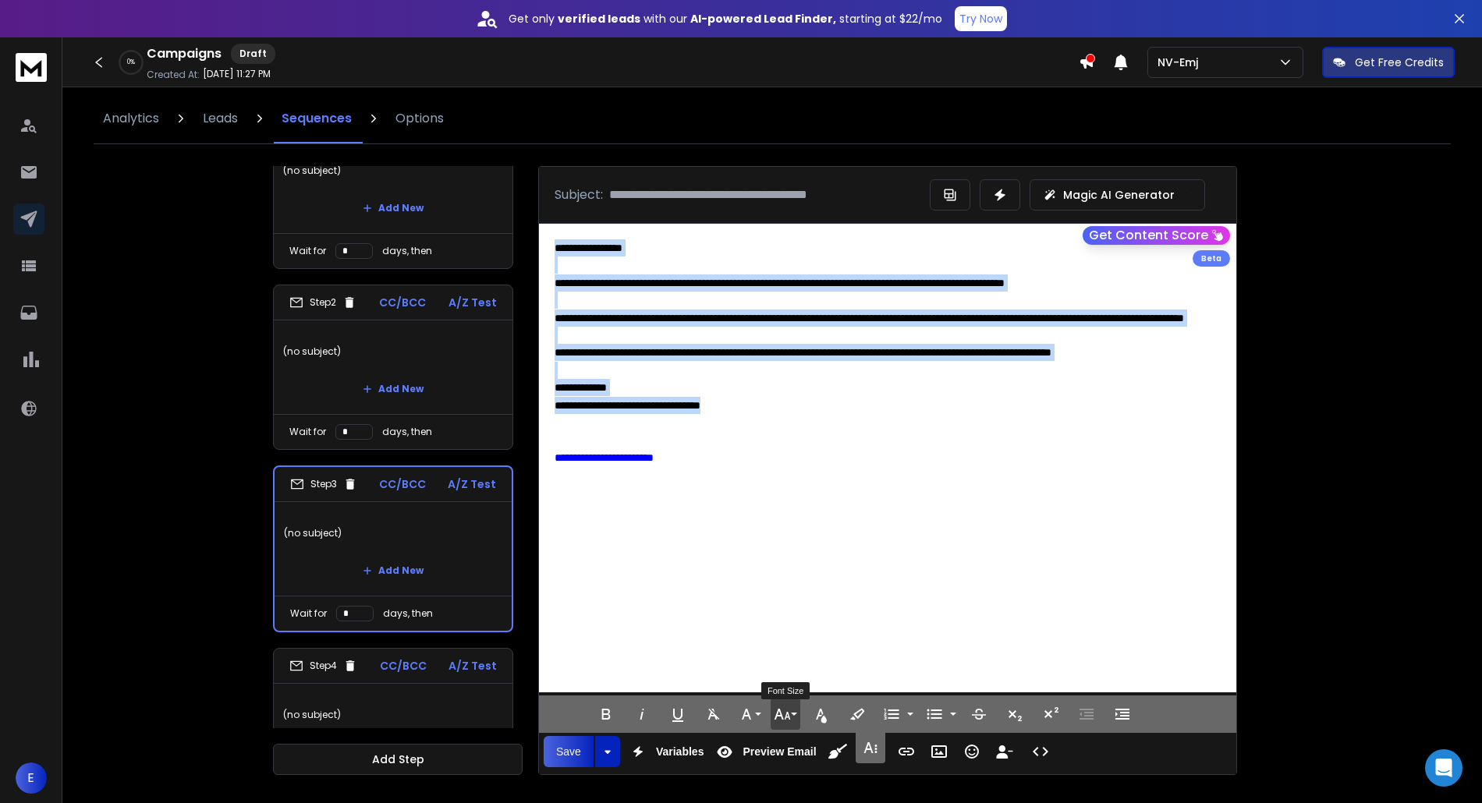
click at [785, 714] on icon "button" at bounding box center [782, 714] width 19 height 19
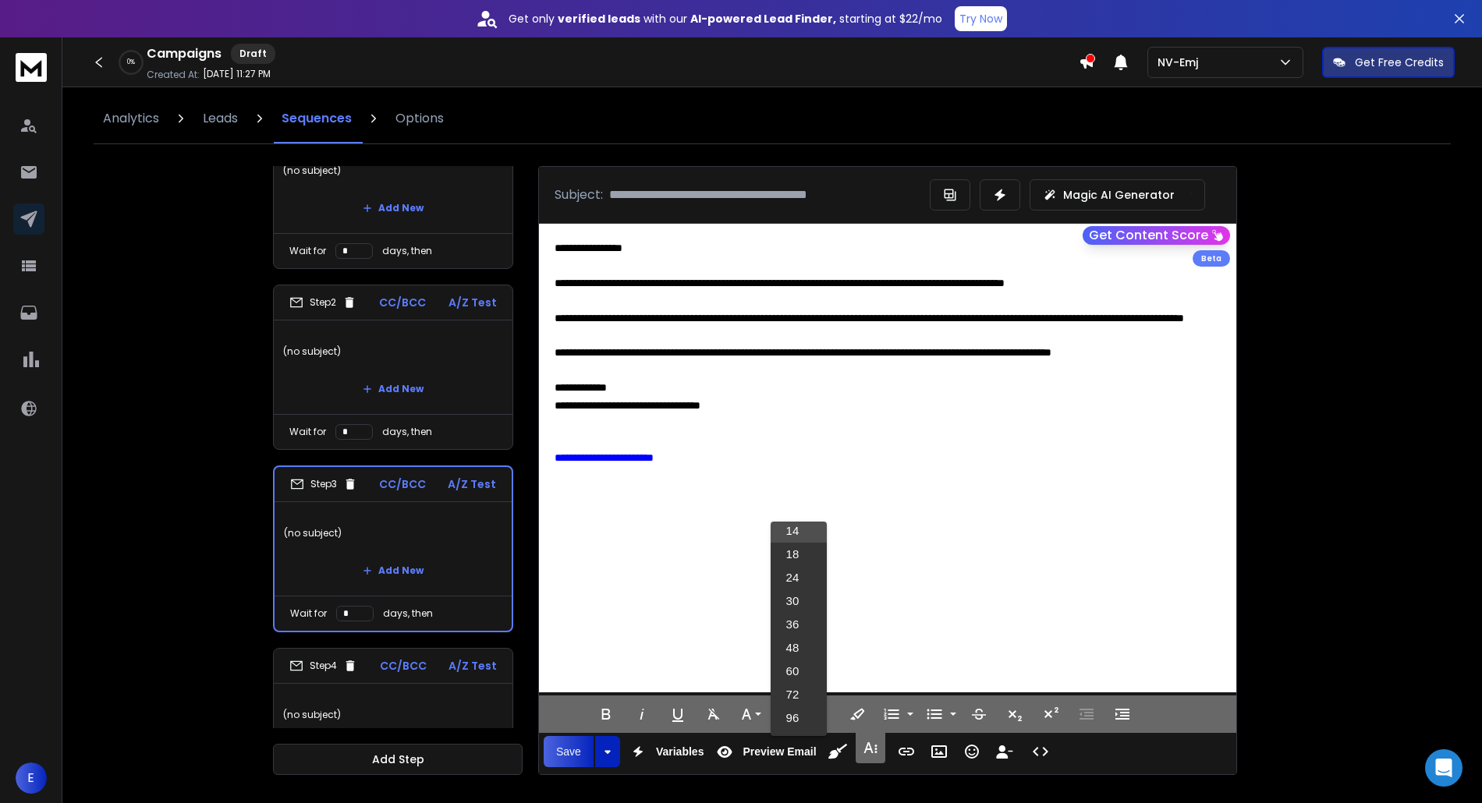
click at [890, 604] on div "**********" at bounding box center [887, 458] width 697 height 469
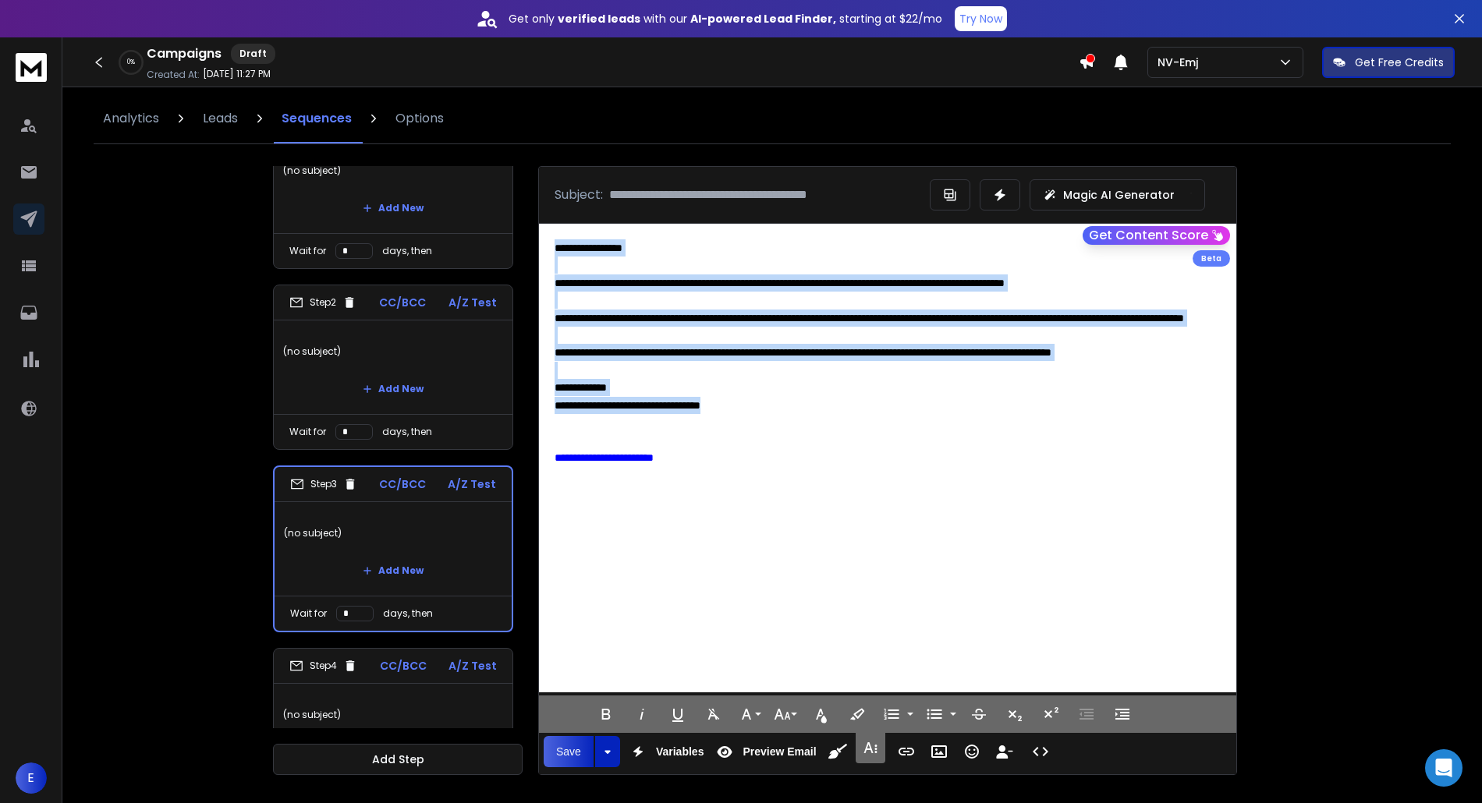
drag, startPoint x: 757, startPoint y: 416, endPoint x: 534, endPoint y: 232, distance: 289.1
click at [534, 232] on div "**********" at bounding box center [772, 470] width 998 height 609
click at [824, 724] on icon "button" at bounding box center [821, 714] width 19 height 19
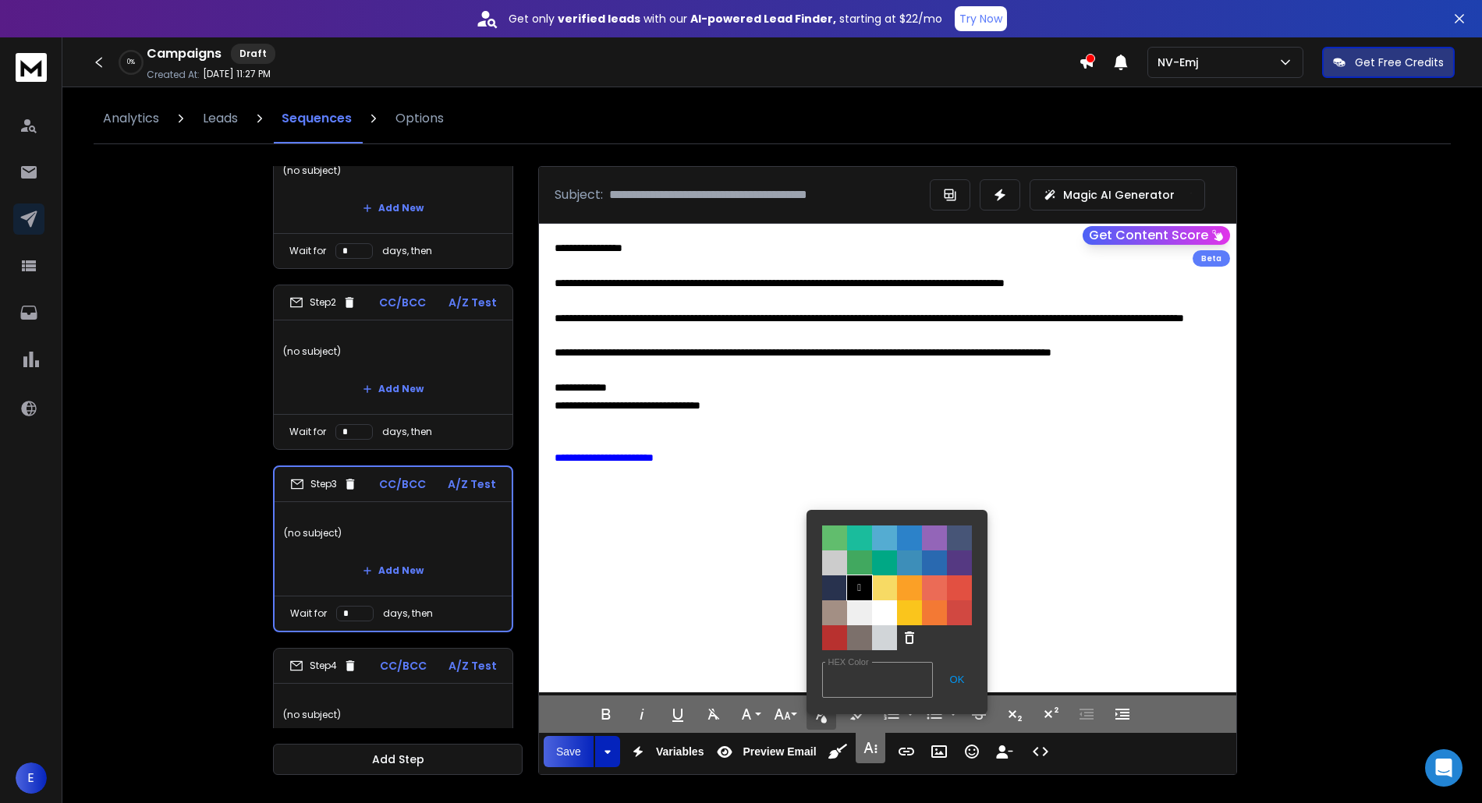
click at [863, 593] on span "" at bounding box center [859, 588] width 25 height 25
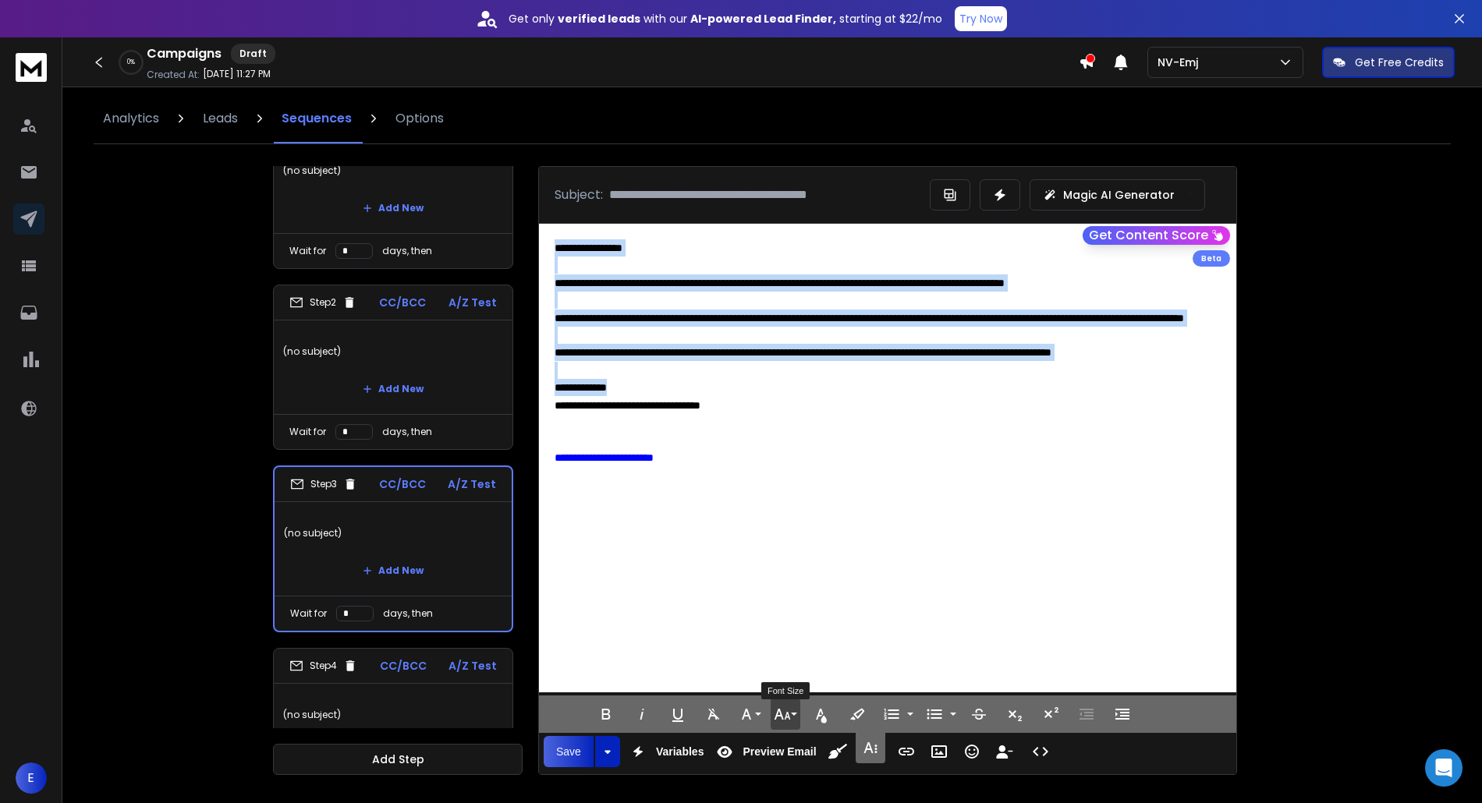
click at [783, 716] on icon "button" at bounding box center [782, 714] width 19 height 19
click at [799, 533] on link "14" at bounding box center [799, 530] width 56 height 23
click at [749, 711] on icon "button" at bounding box center [746, 714] width 19 height 19
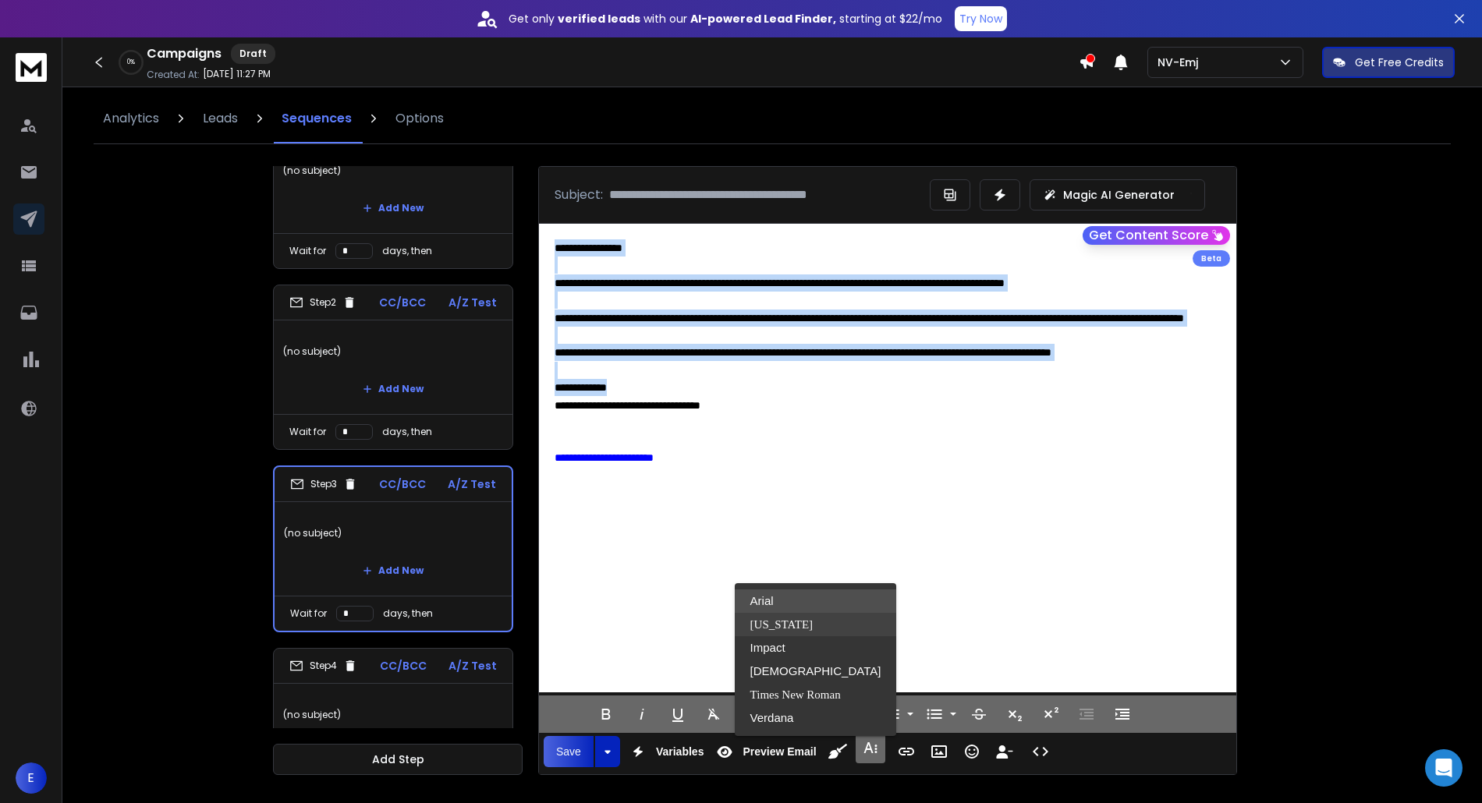
scroll to position [0, 0]
click at [769, 600] on link "Arial" at bounding box center [816, 601] width 162 height 23
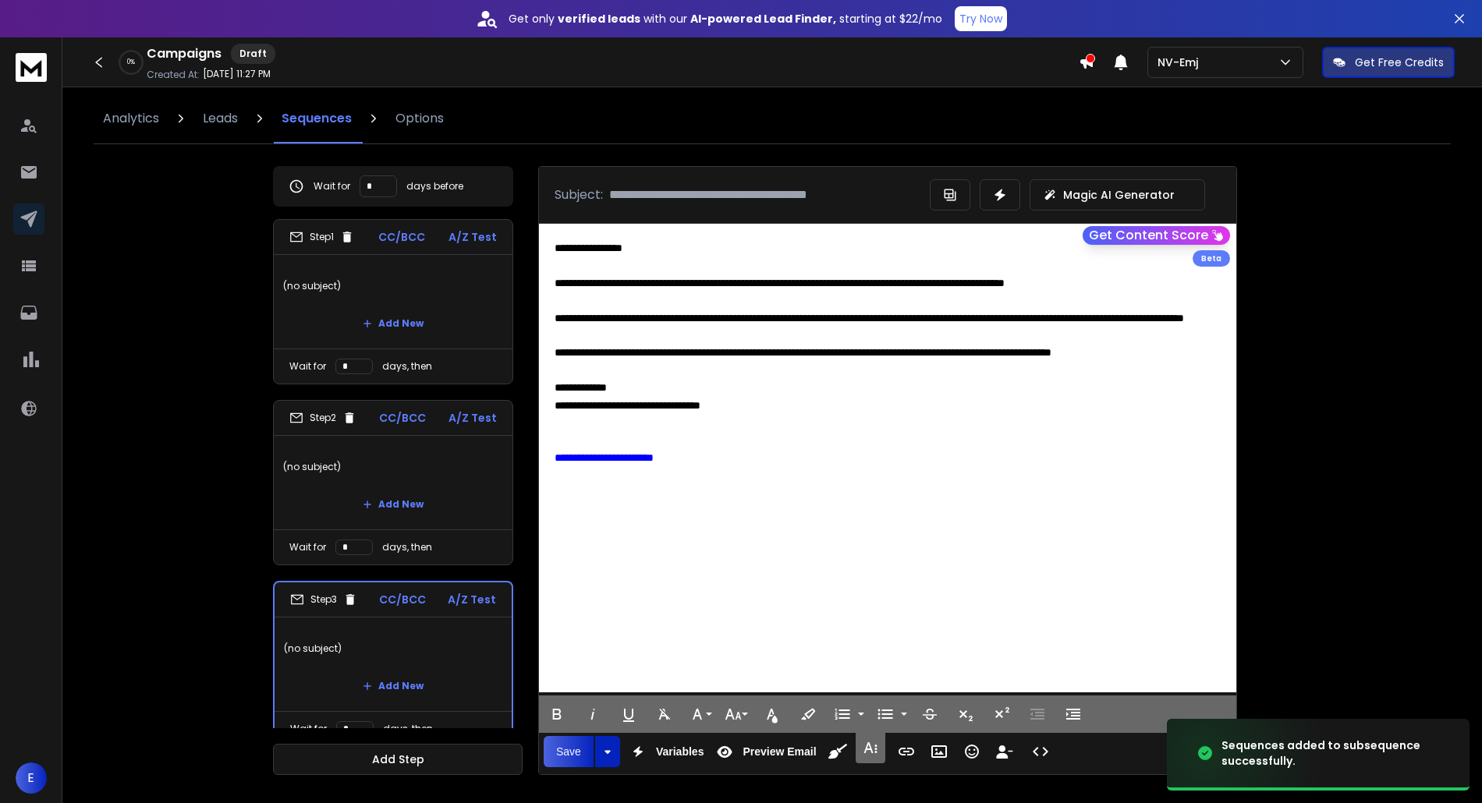
click at [472, 473] on p "(no subject)" at bounding box center [393, 467] width 220 height 44
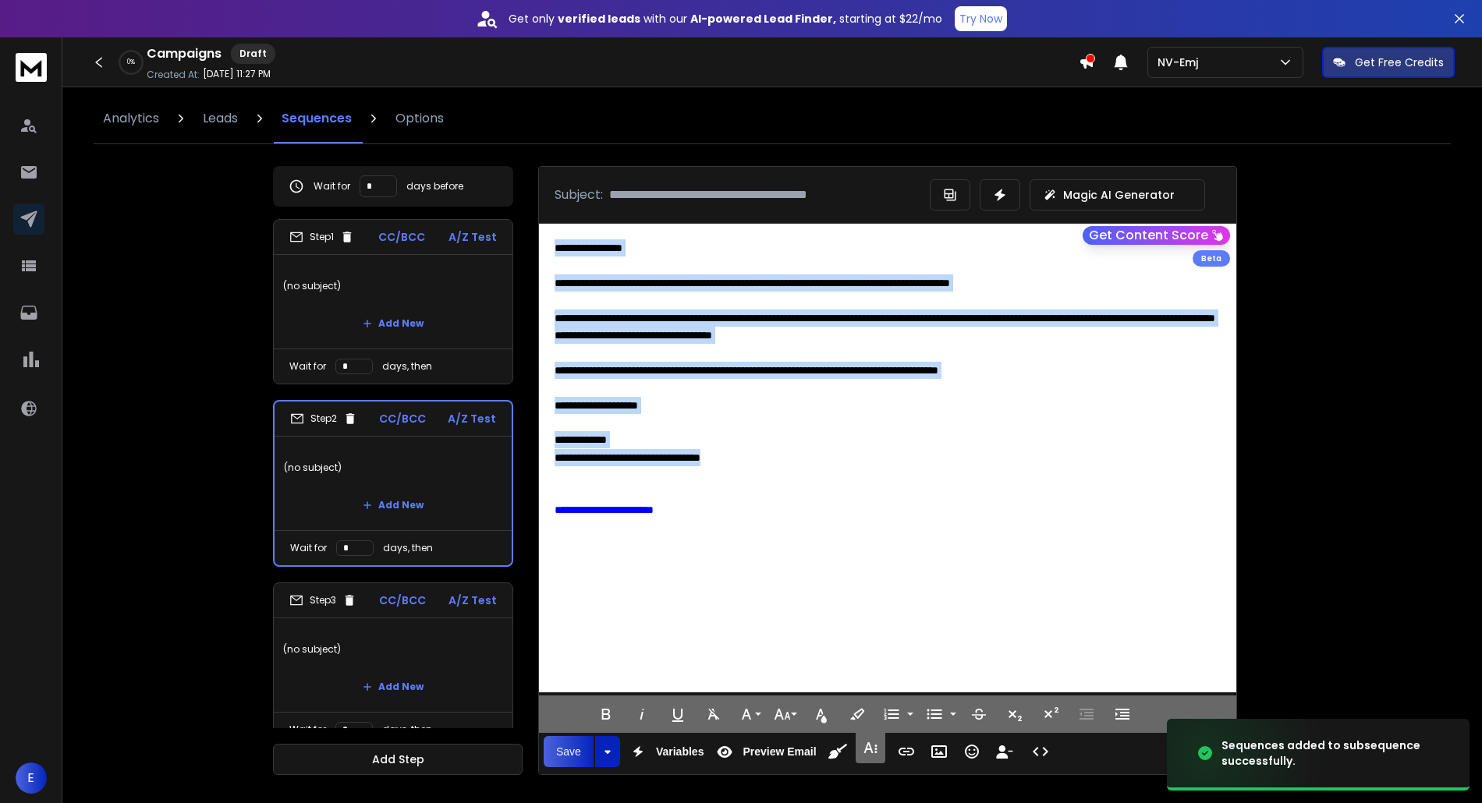
drag, startPoint x: 753, startPoint y: 462, endPoint x: 531, endPoint y: 231, distance: 320.5
click at [531, 231] on div "**********" at bounding box center [772, 470] width 998 height 609
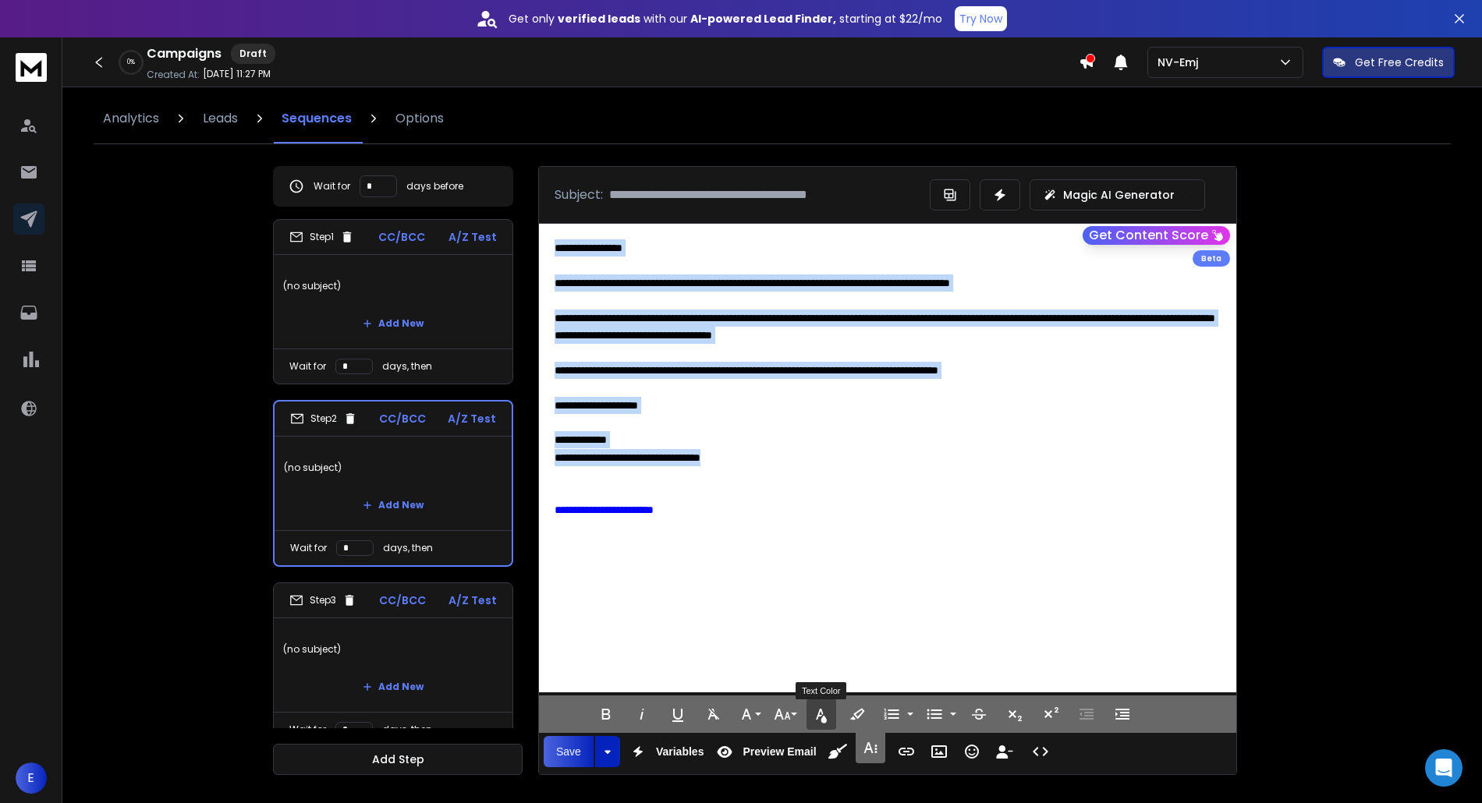
click at [817, 715] on icon "button" at bounding box center [821, 714] width 19 height 19
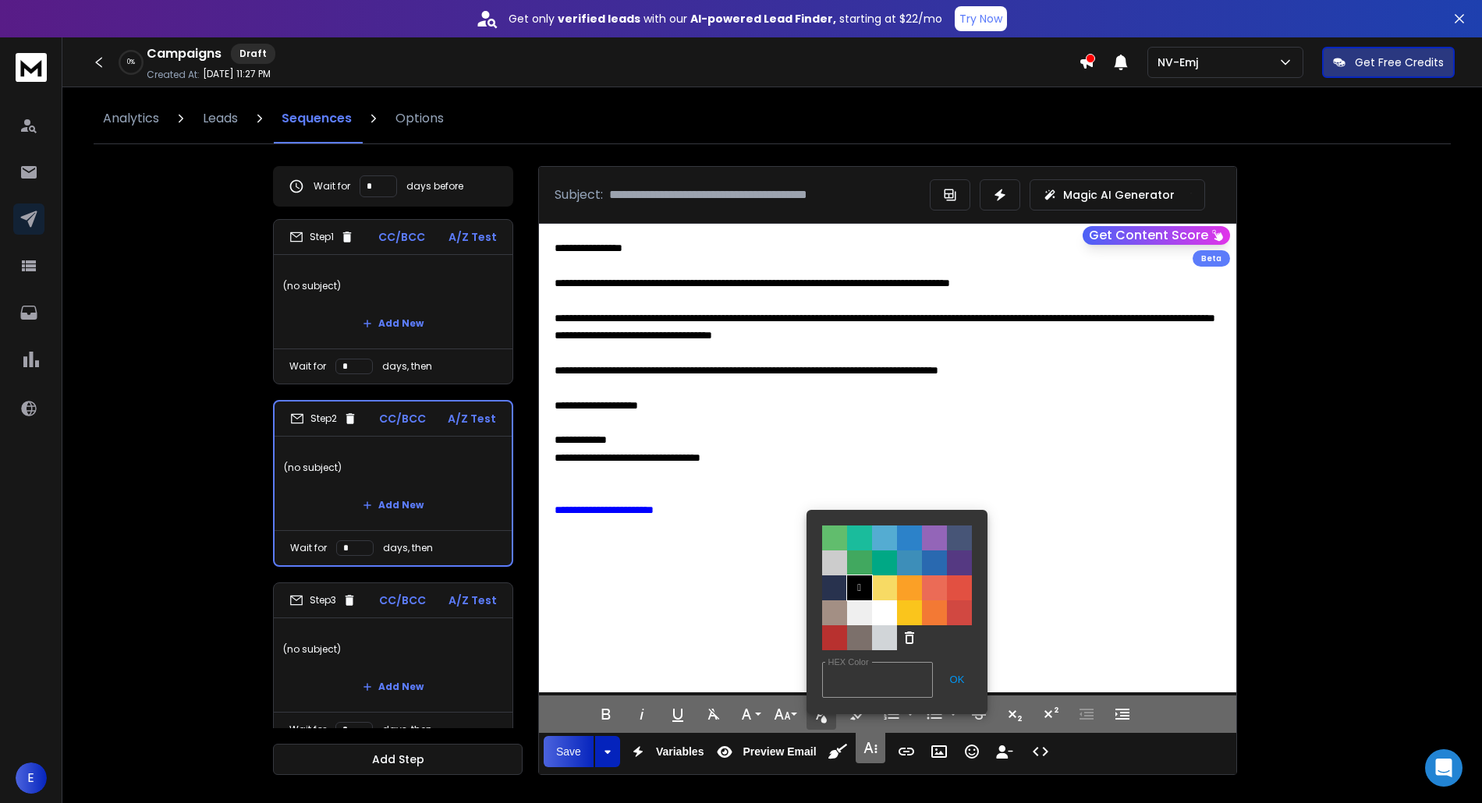
click at [855, 586] on span "" at bounding box center [859, 588] width 25 height 25
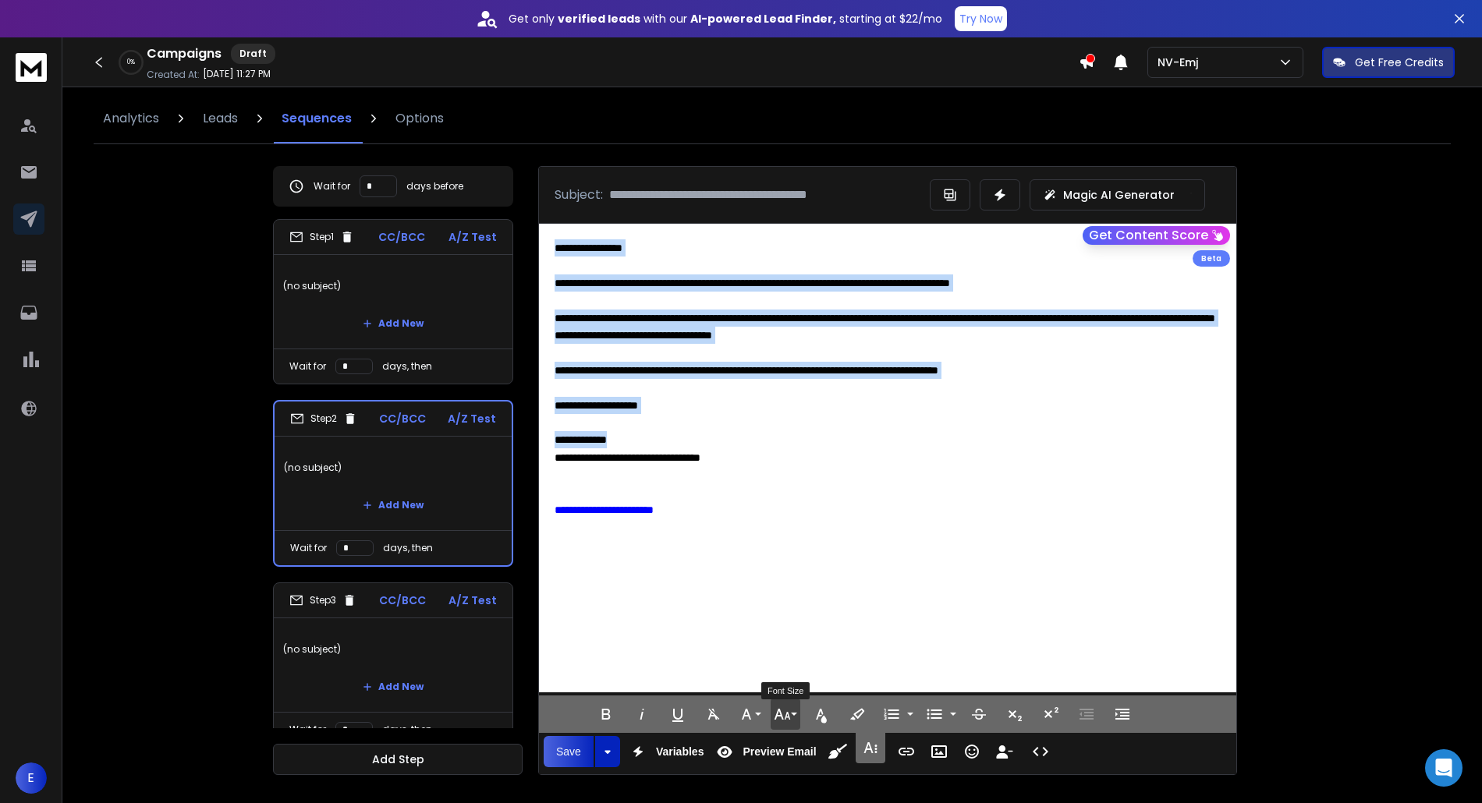
click at [789, 718] on icon "button" at bounding box center [782, 714] width 16 height 11
click at [803, 526] on link "14" at bounding box center [799, 530] width 56 height 23
click at [750, 715] on icon "button" at bounding box center [746, 714] width 19 height 19
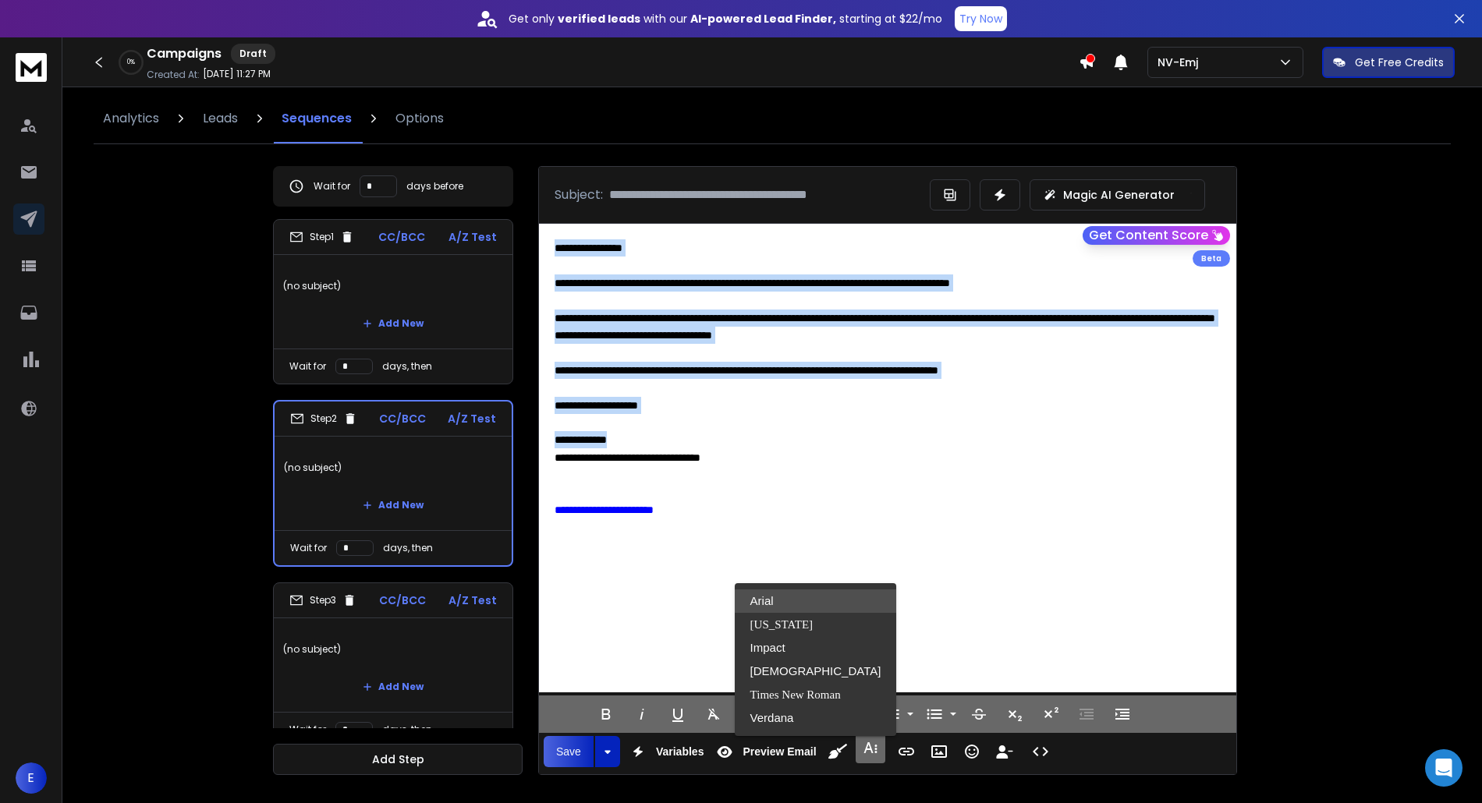
click at [778, 599] on link "Arial" at bounding box center [816, 601] width 162 height 23
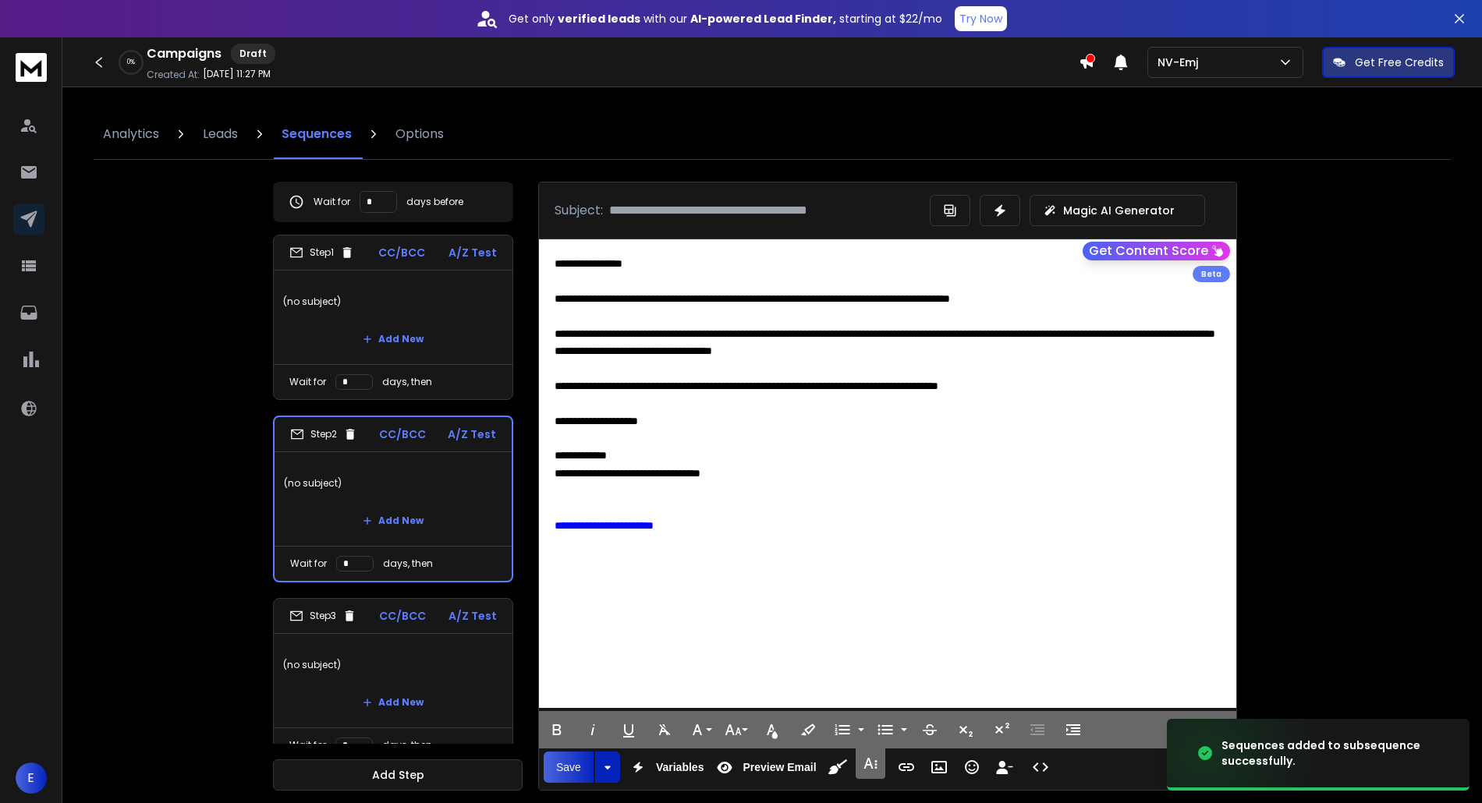
click at [481, 328] on div "Add New" at bounding box center [393, 339] width 220 height 31
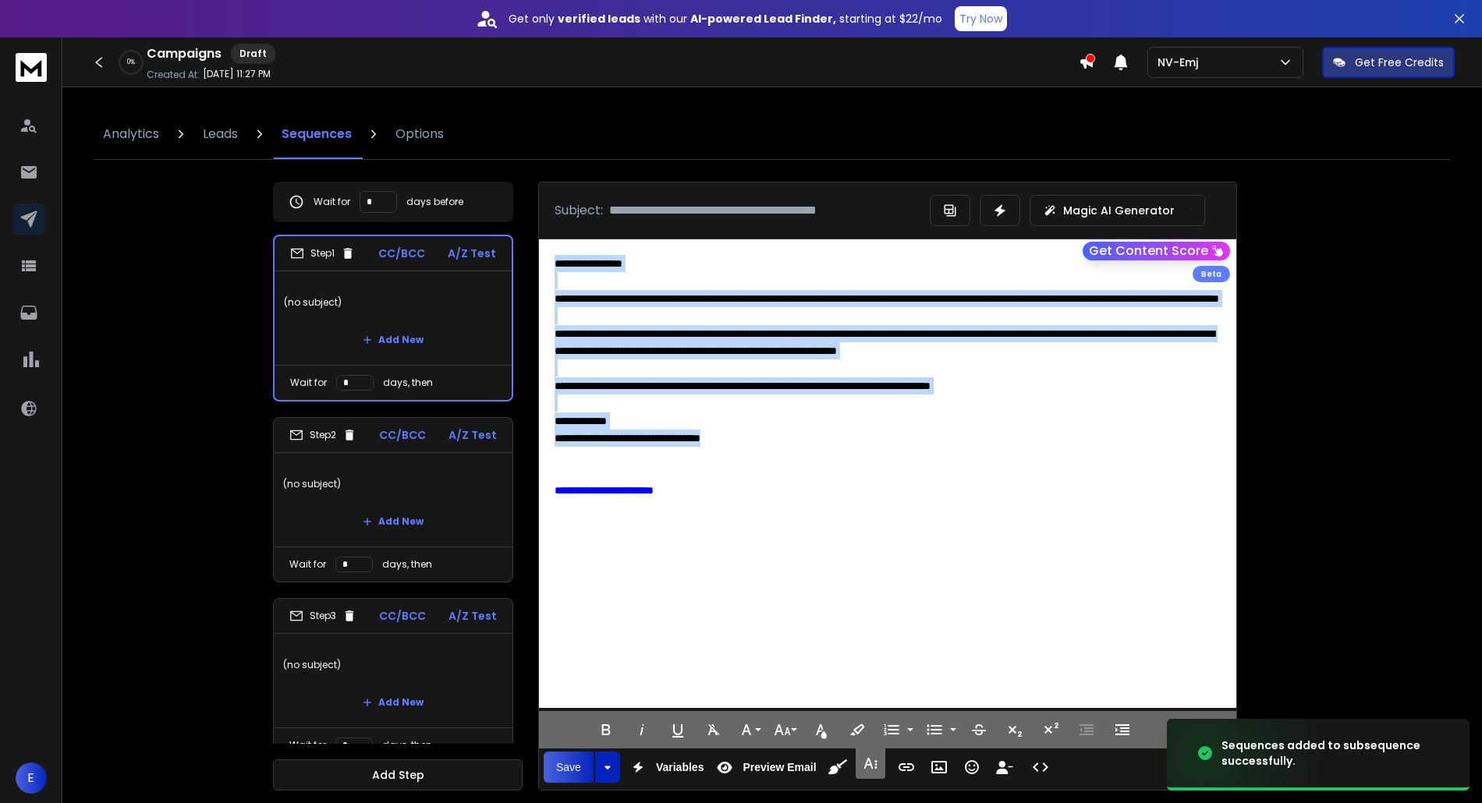
drag, startPoint x: 762, startPoint y: 457, endPoint x: 551, endPoint y: 250, distance: 296.2
click at [551, 250] on div "**********" at bounding box center [887, 473] width 697 height 469
click at [831, 728] on button "Text Color" at bounding box center [821, 729] width 30 height 31
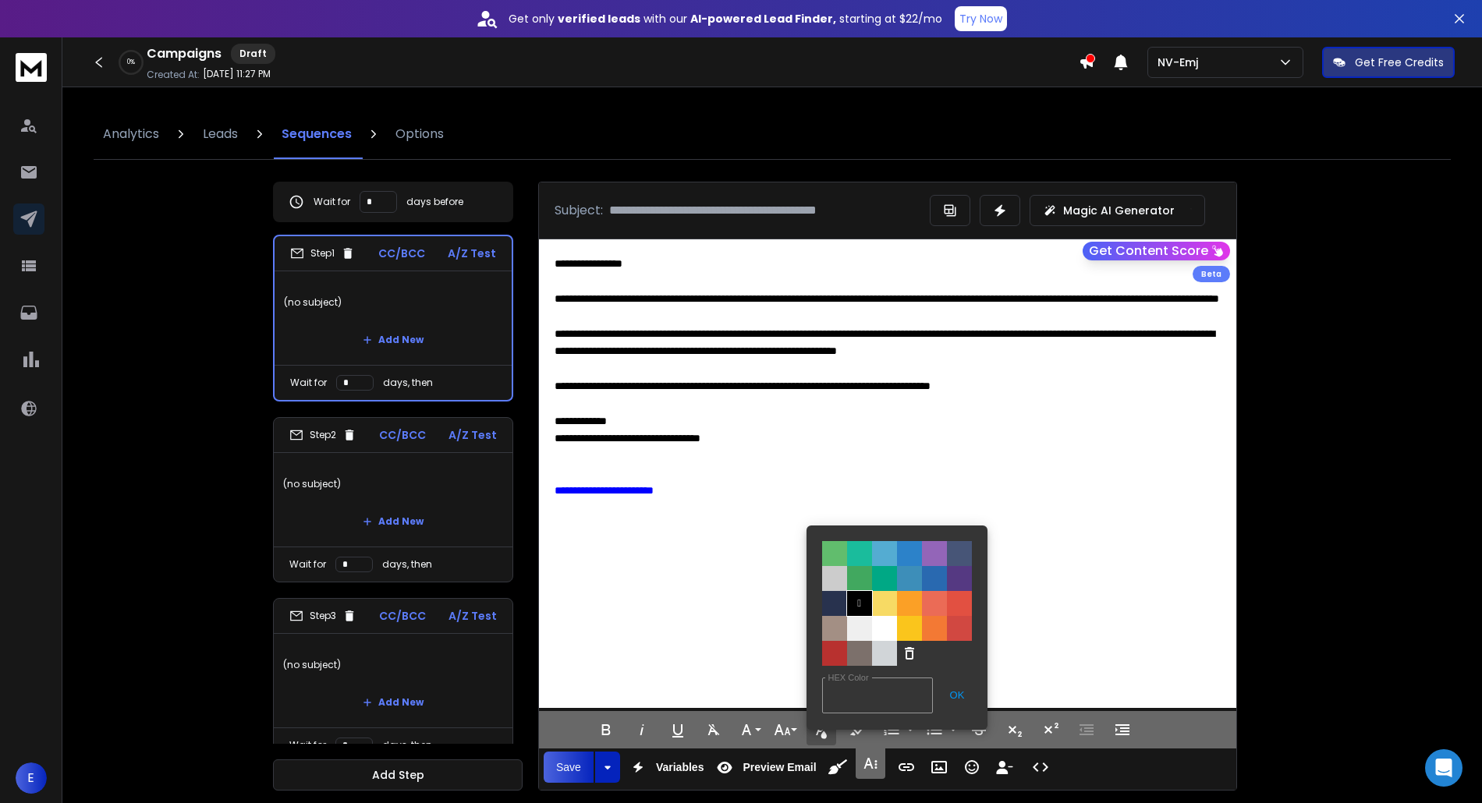
click at [856, 600] on span "" at bounding box center [859, 603] width 25 height 25
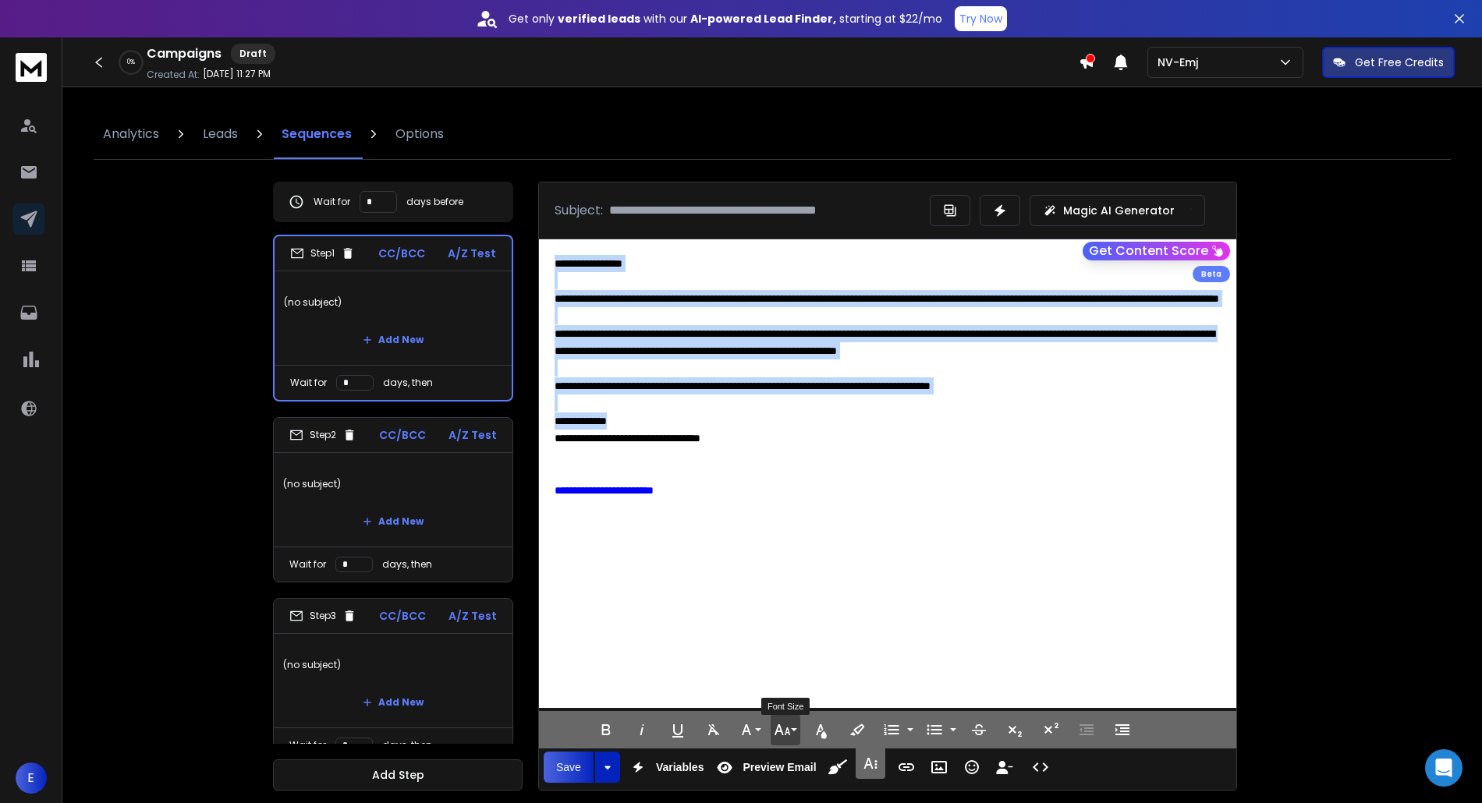
click at [788, 731] on icon "button" at bounding box center [782, 730] width 16 height 11
click at [803, 549] on link "14" at bounding box center [799, 546] width 56 height 23
click at [746, 725] on icon "button" at bounding box center [746, 730] width 9 height 11
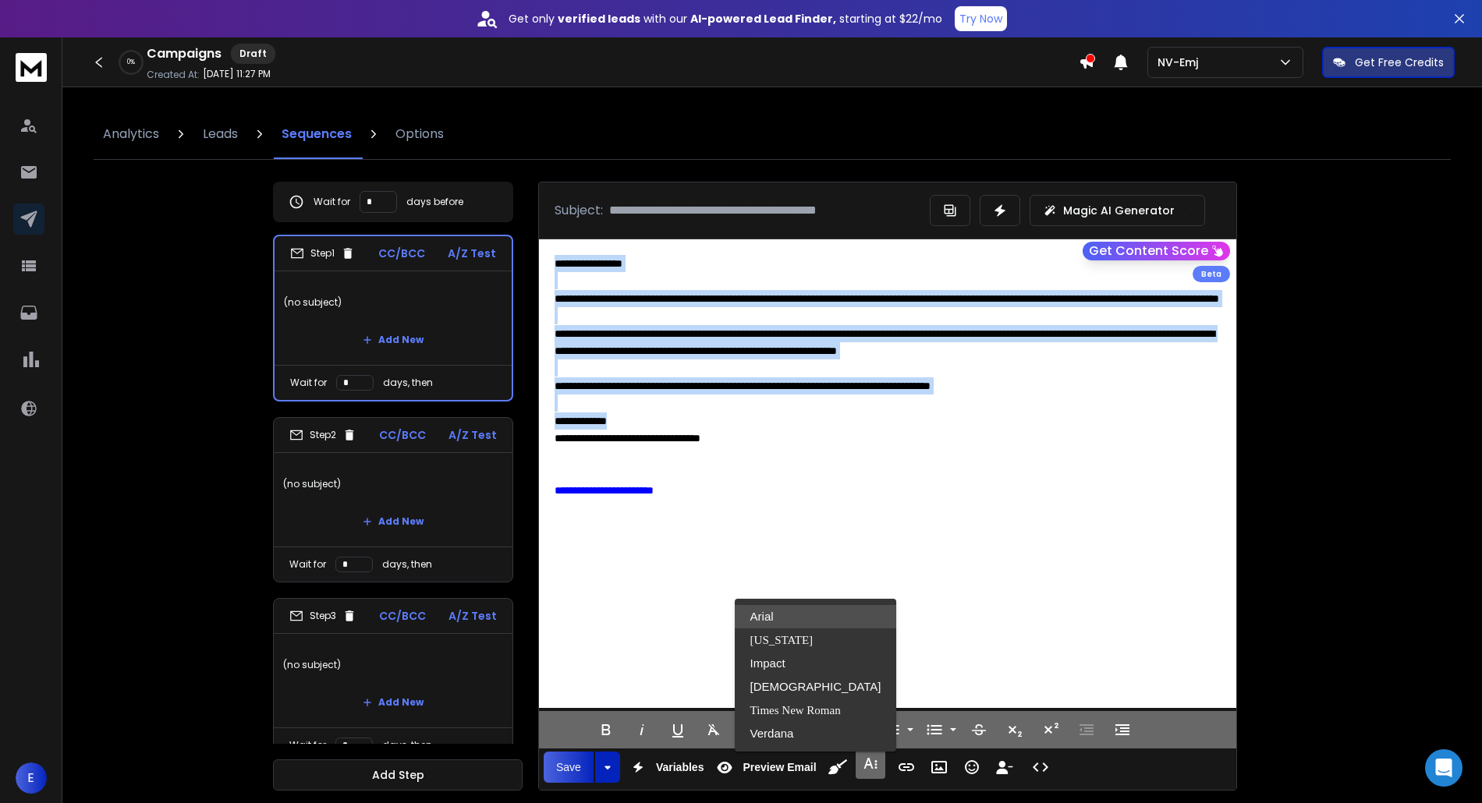
click at [794, 615] on link "Arial" at bounding box center [816, 616] width 162 height 23
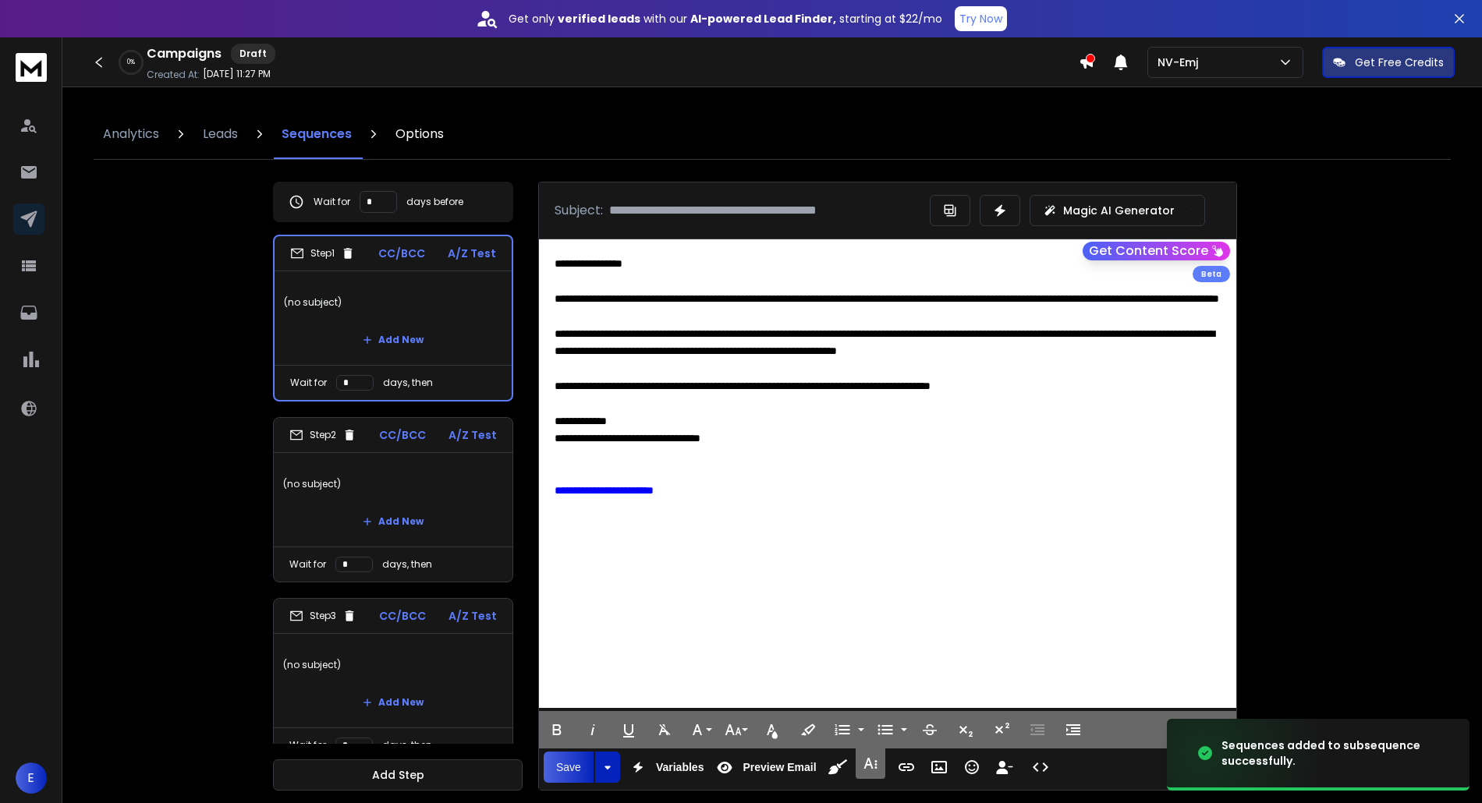
click at [409, 126] on p "Options" at bounding box center [419, 134] width 48 height 19
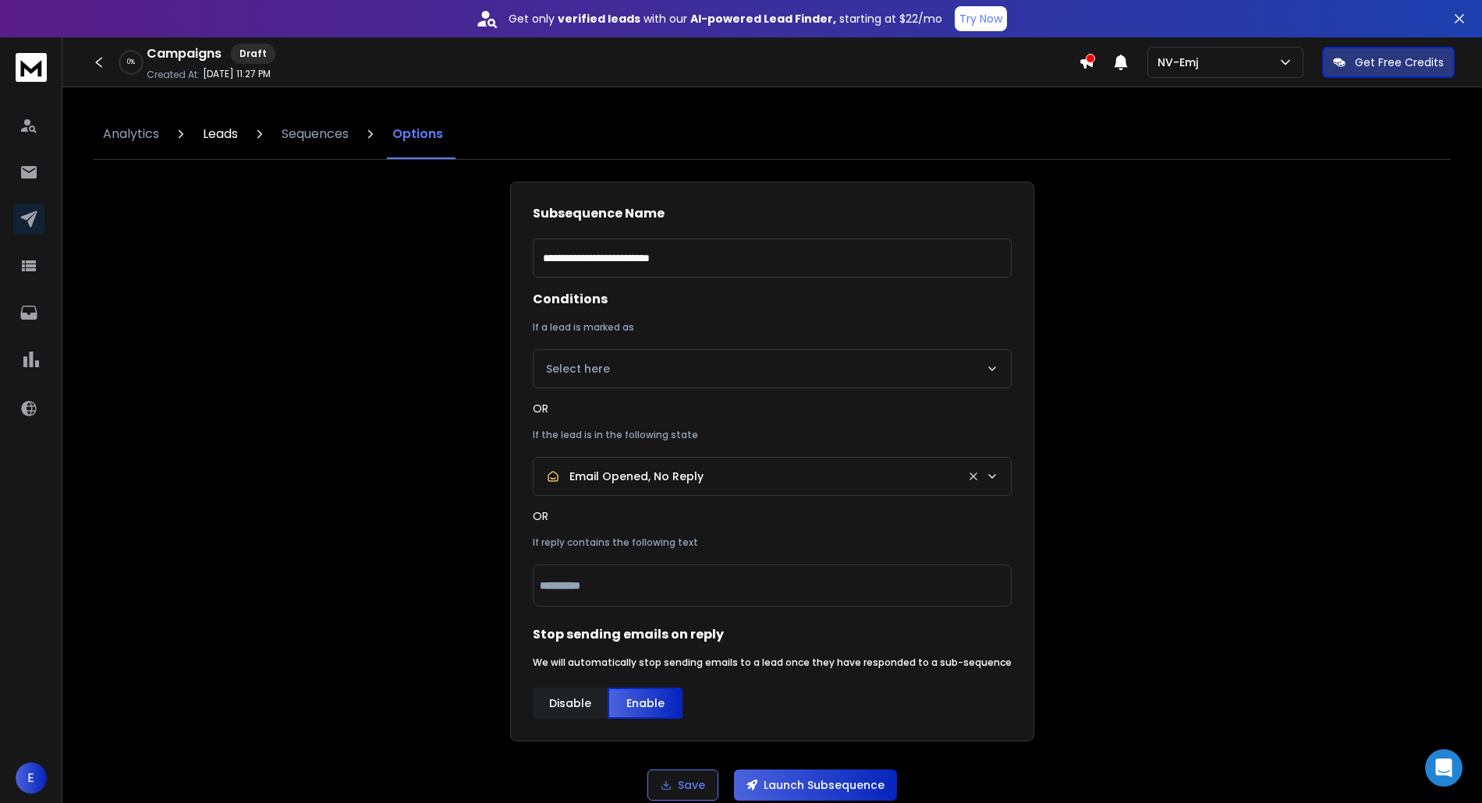
click at [212, 141] on p "Leads" at bounding box center [220, 134] width 35 height 19
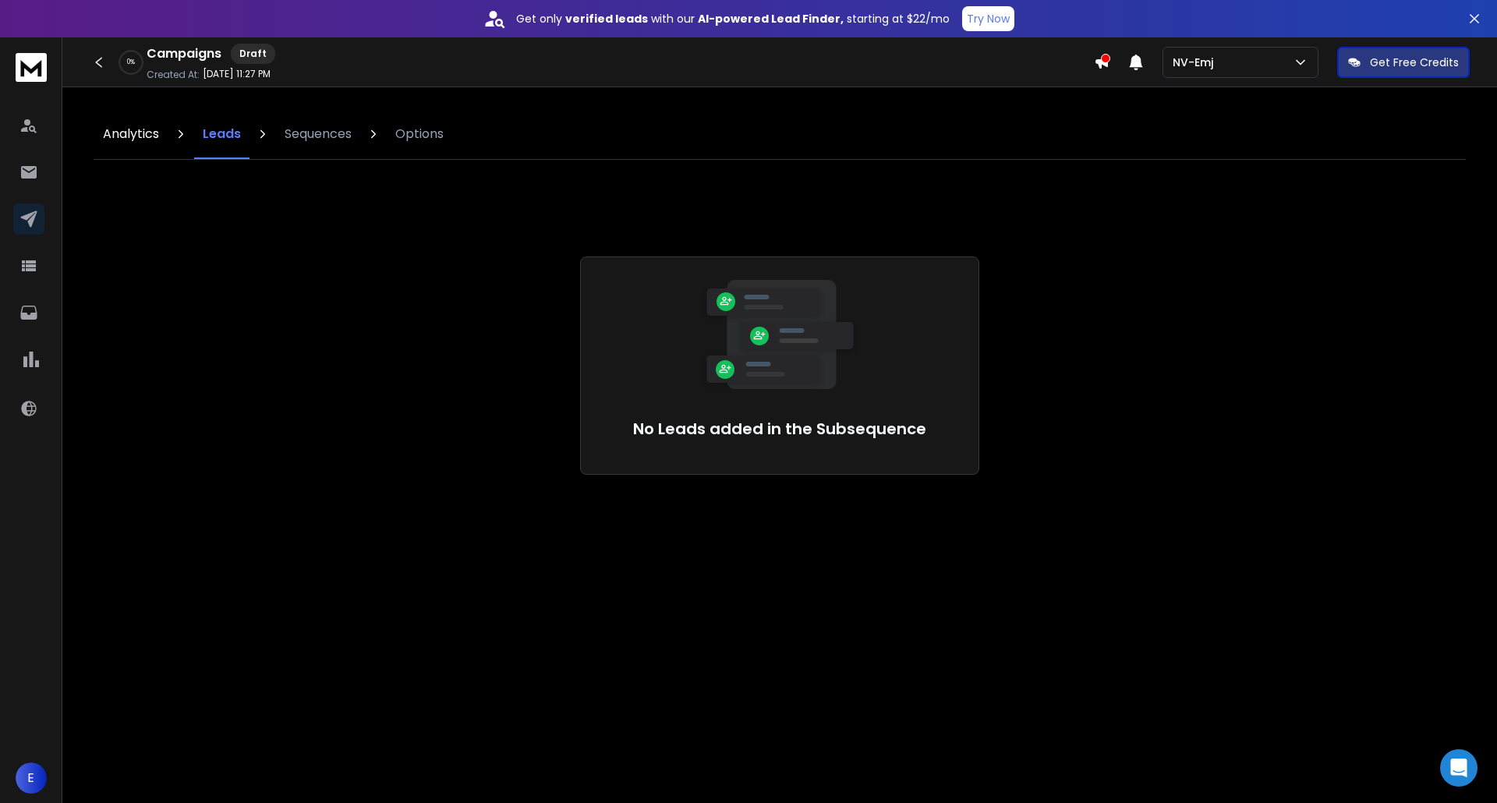
click at [126, 131] on p "Analytics" at bounding box center [131, 134] width 56 height 19
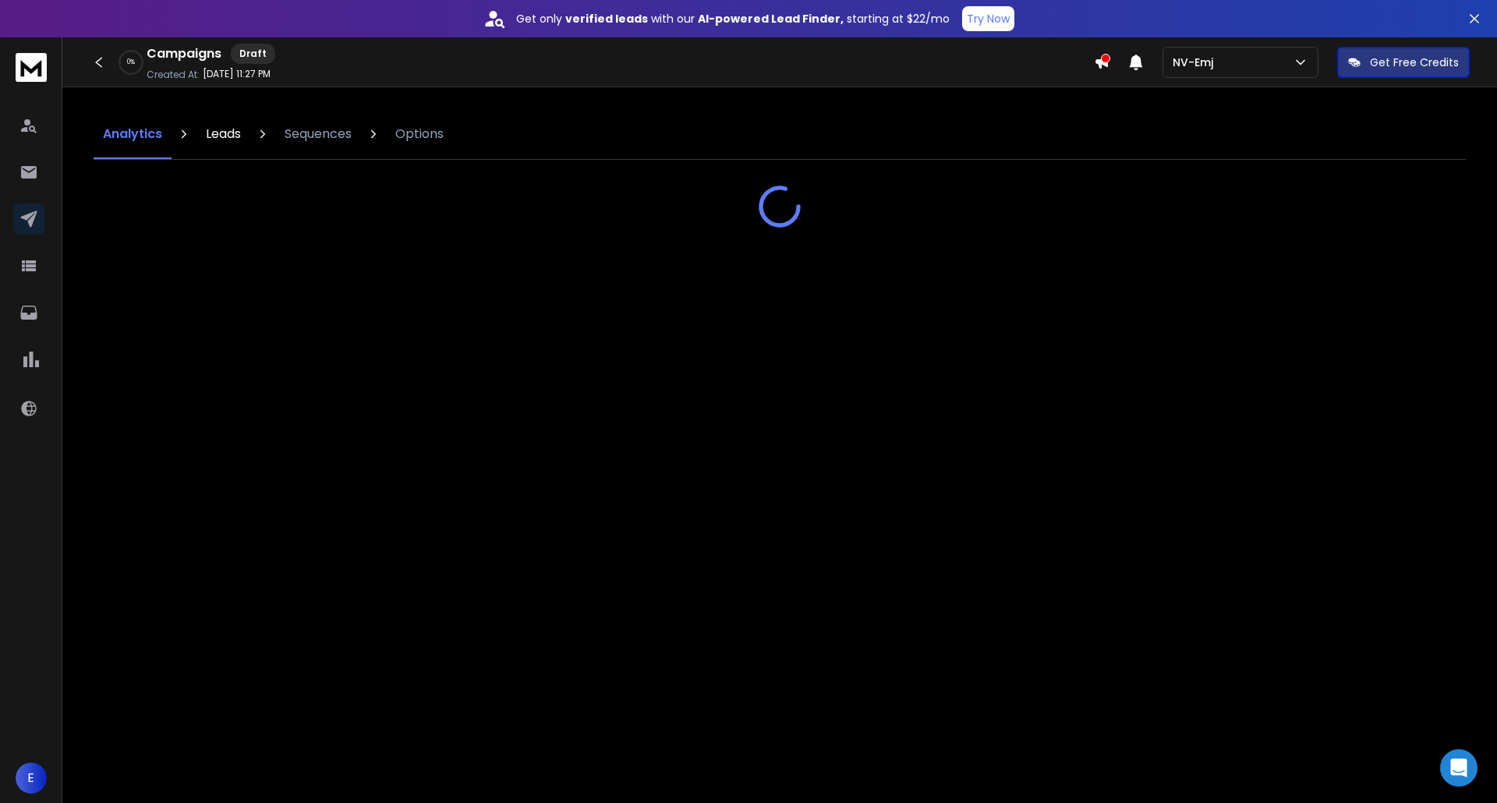
click at [219, 134] on p "Leads" at bounding box center [223, 134] width 35 height 19
click at [310, 136] on p "Sequences" at bounding box center [318, 134] width 67 height 19
click at [429, 136] on p "Options" at bounding box center [419, 134] width 48 height 19
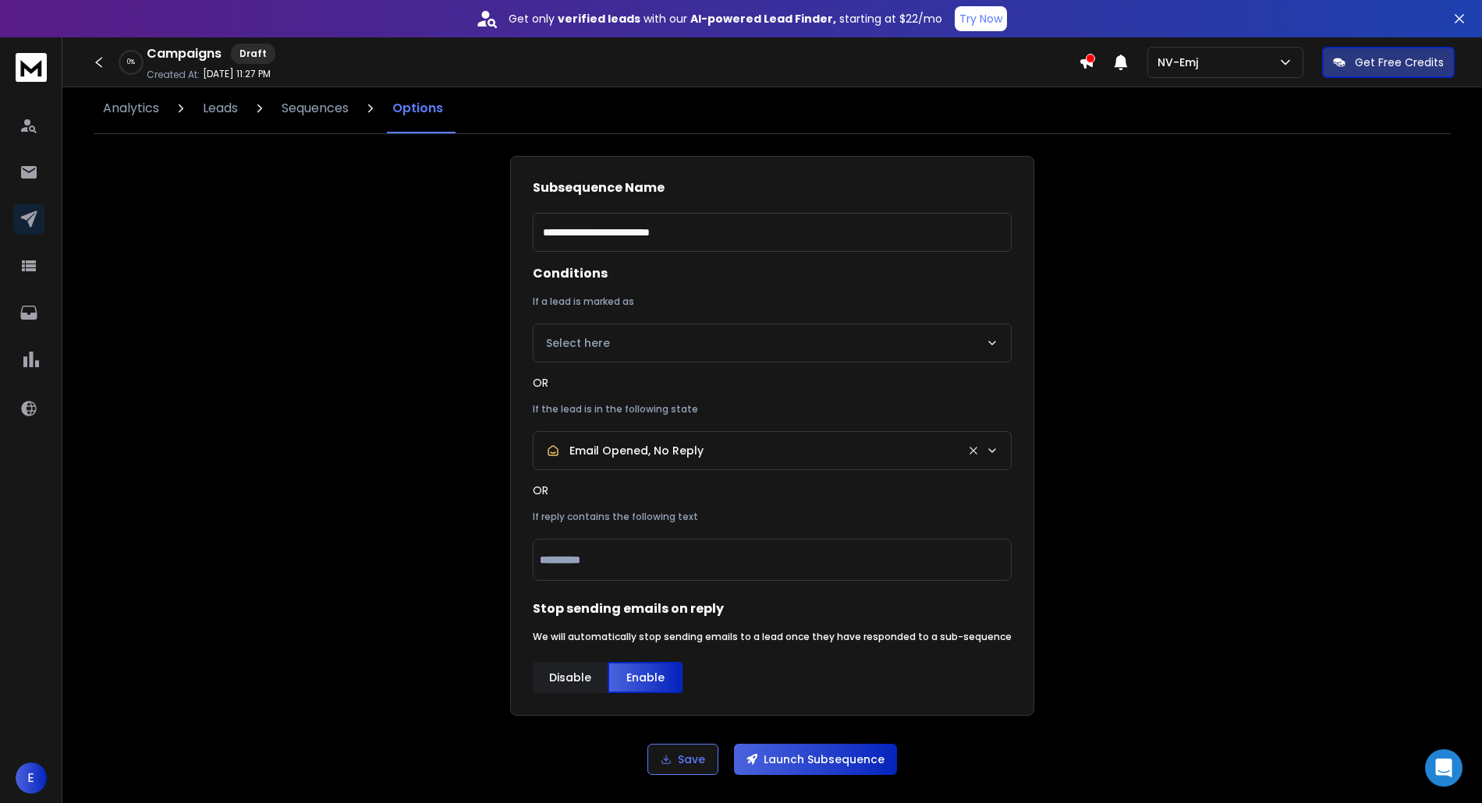
scroll to position [44, 0]
click at [689, 760] on button "Save" at bounding box center [682, 759] width 71 height 31
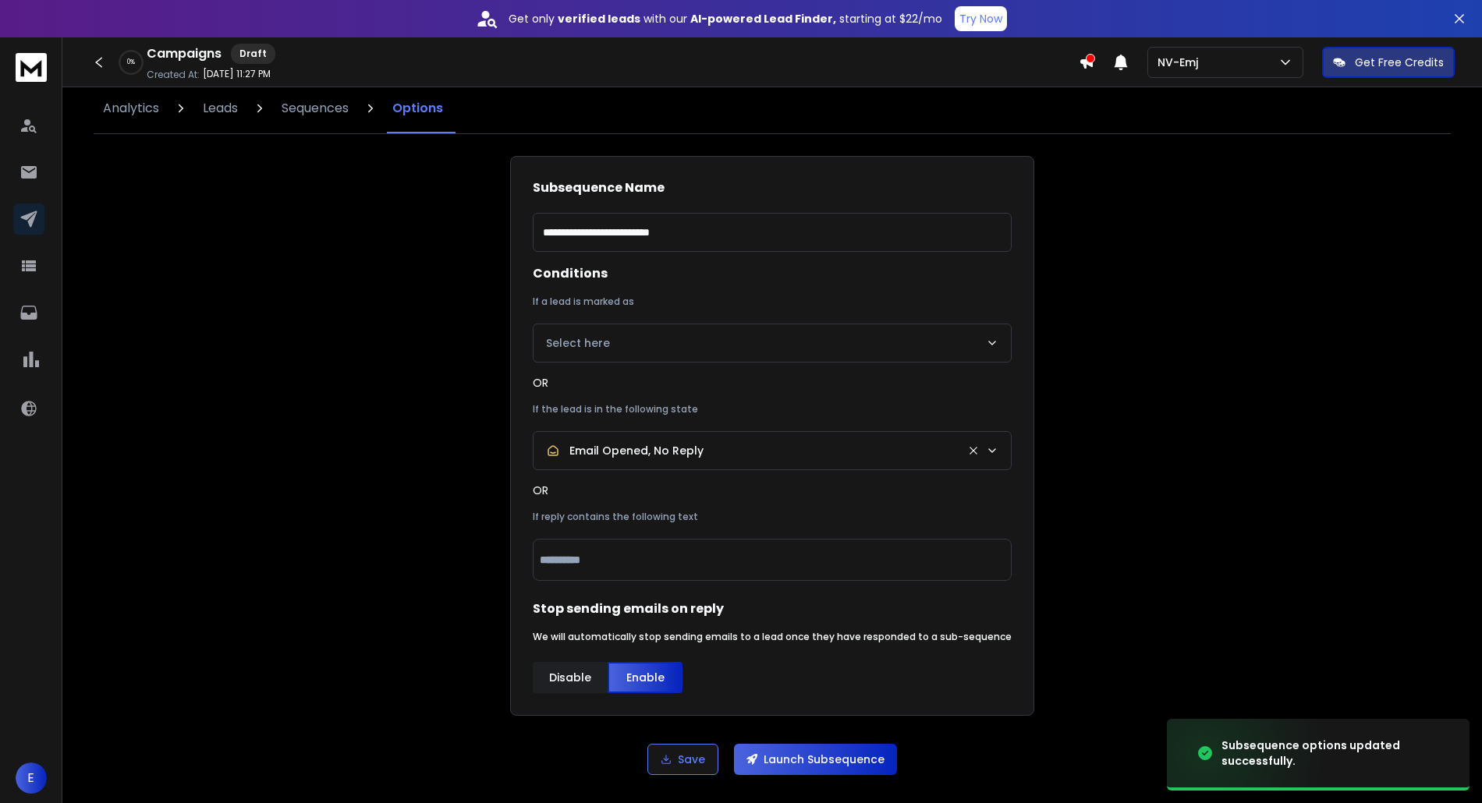
click at [830, 762] on button "Launch Subsequence" at bounding box center [815, 759] width 163 height 31
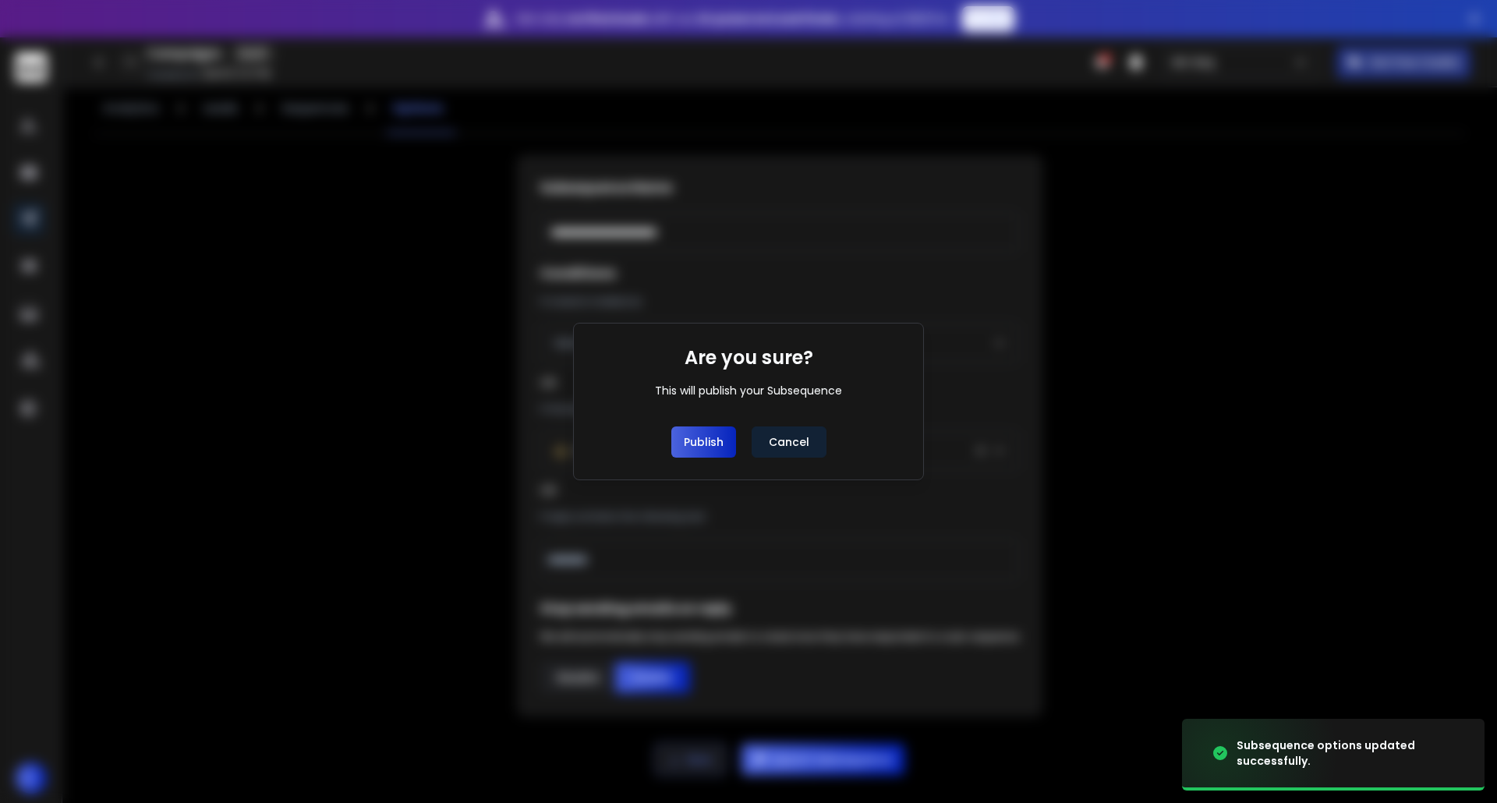
click at [703, 444] on button "Publish" at bounding box center [703, 442] width 65 height 31
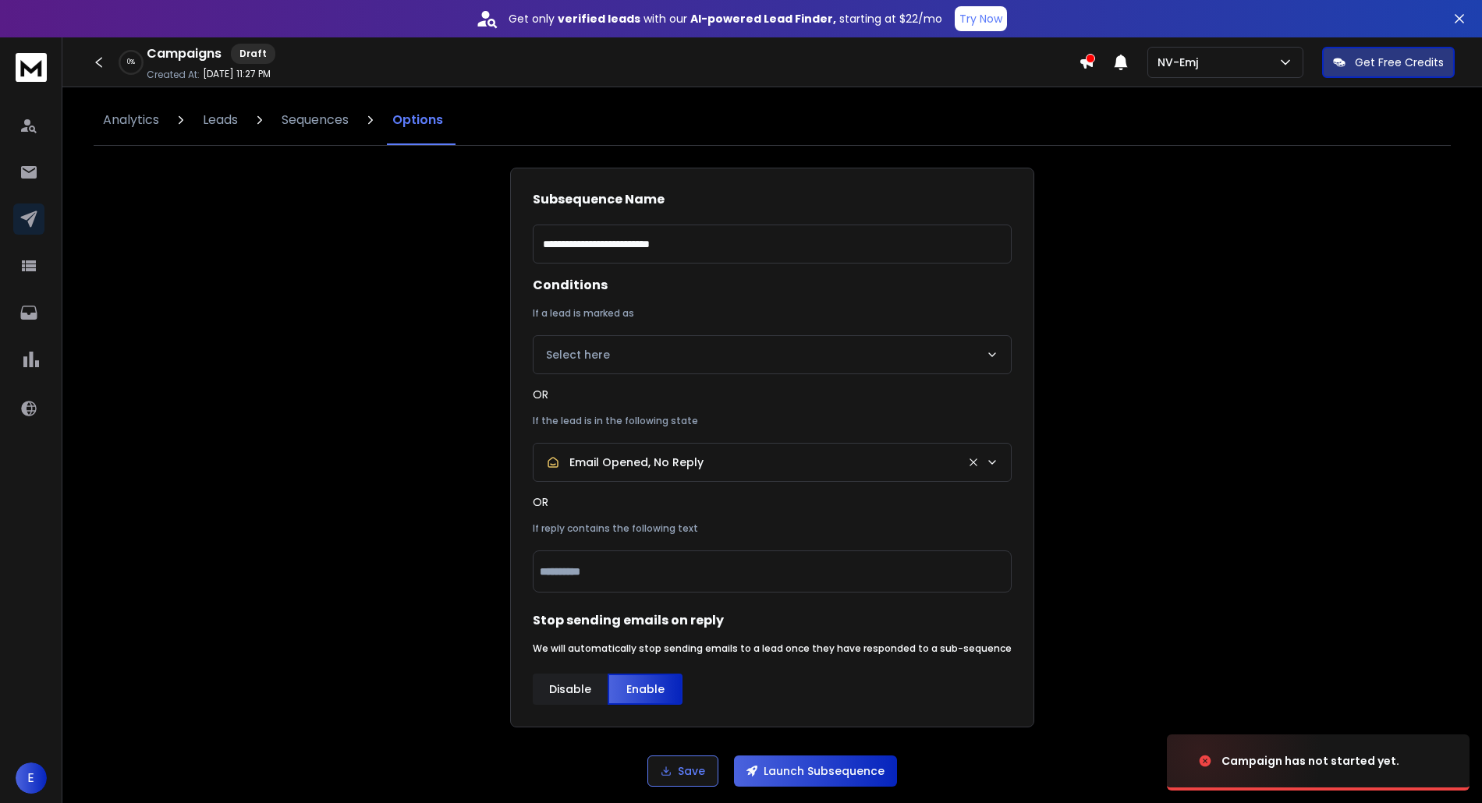
scroll to position [0, 0]
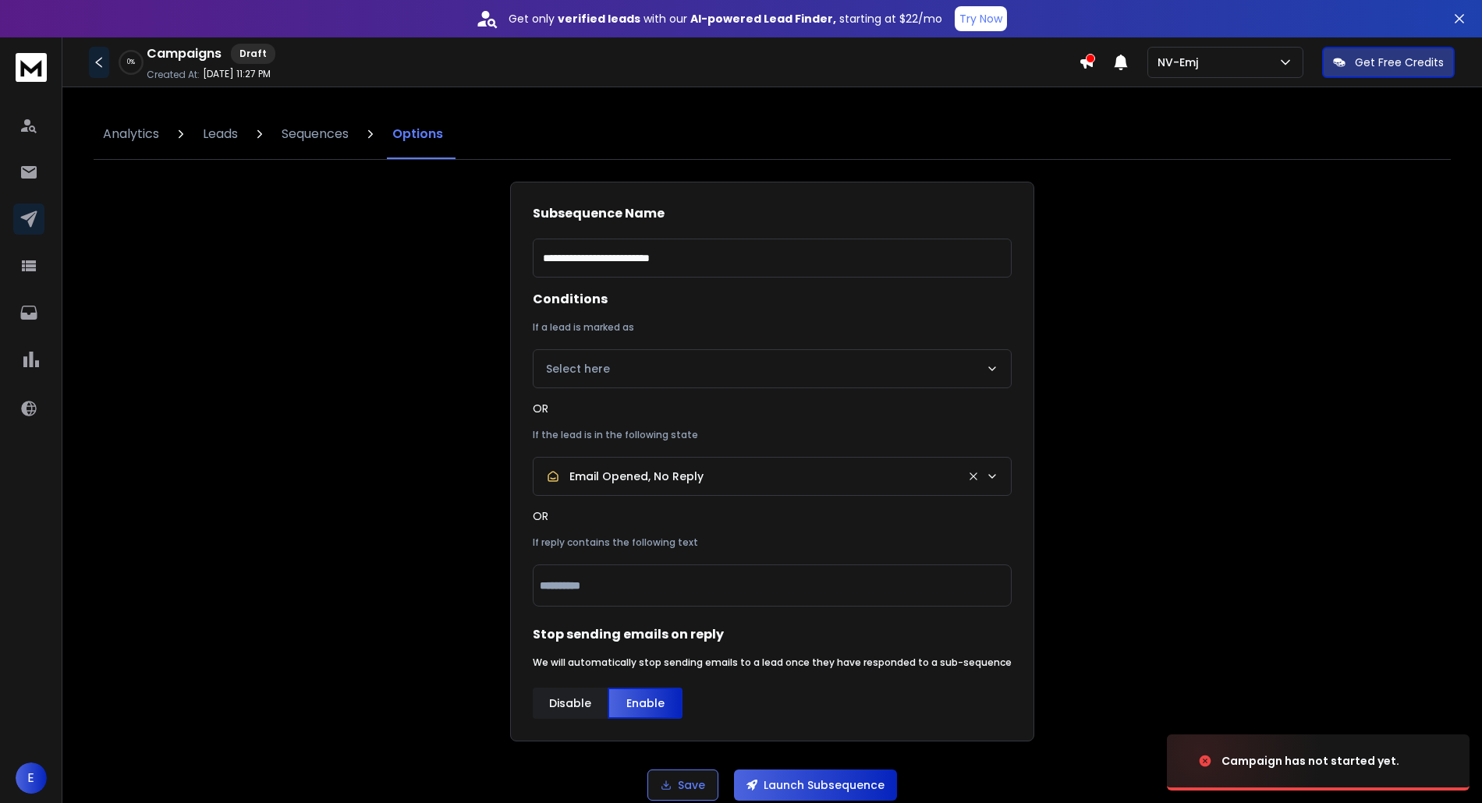
drag, startPoint x: 97, startPoint y: 60, endPoint x: 100, endPoint y: 69, distance: 9.9
click at [97, 62] on icon at bounding box center [99, 62] width 14 height 14
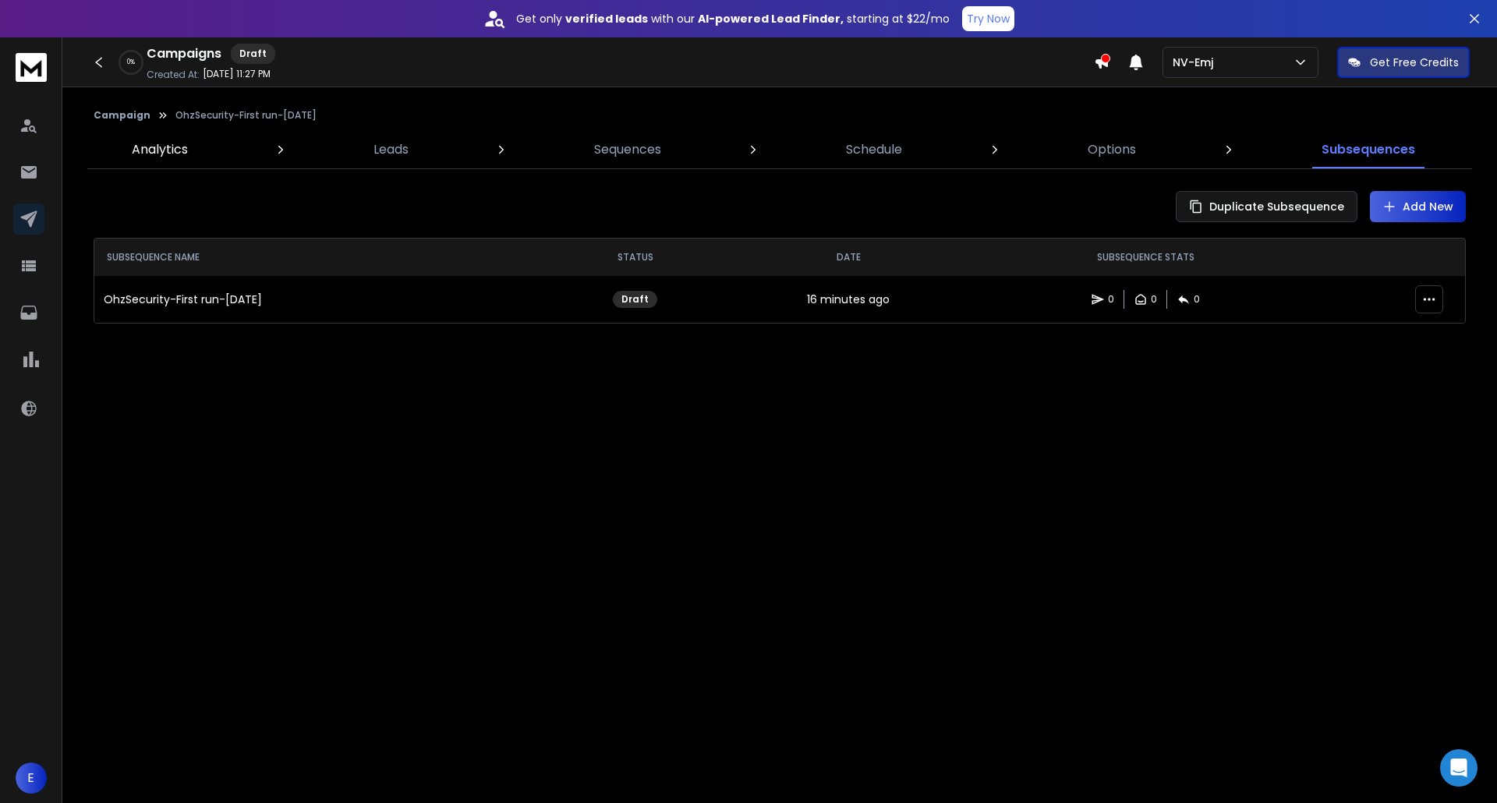
click at [181, 144] on p "Analytics" at bounding box center [160, 149] width 56 height 19
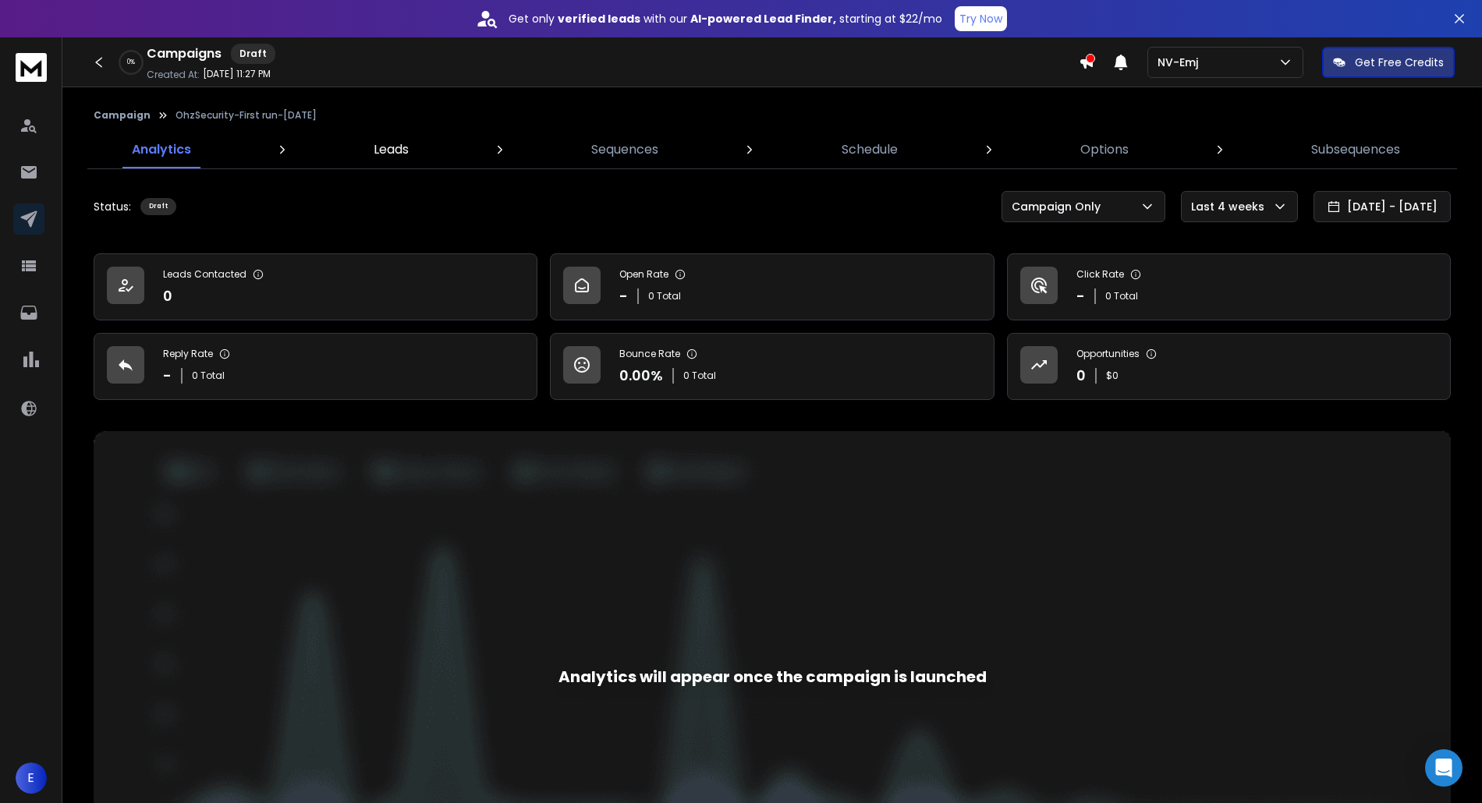
click at [404, 154] on p "Leads" at bounding box center [391, 149] width 35 height 19
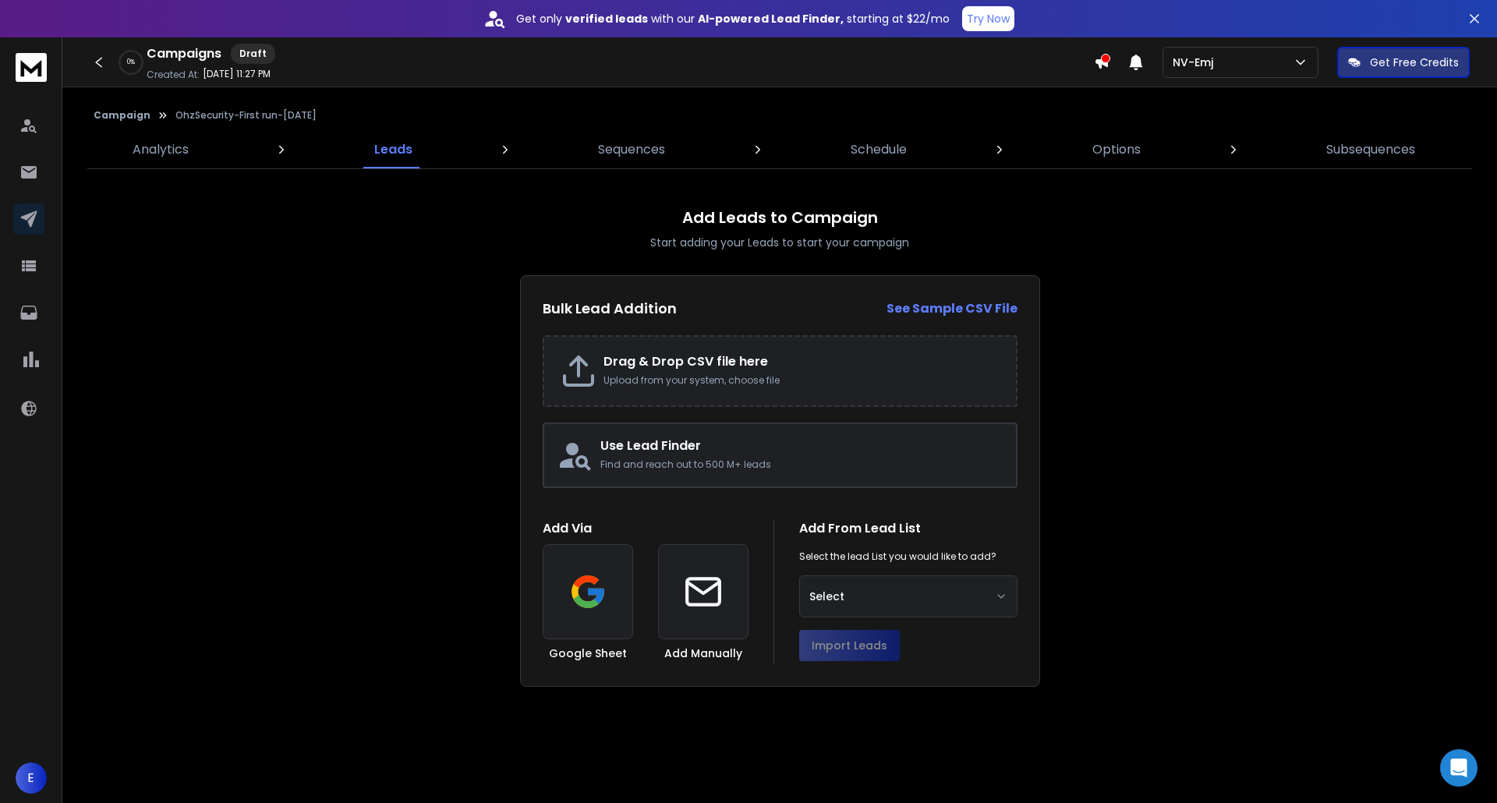
drag, startPoint x: 97, startPoint y: 51, endPoint x: 114, endPoint y: 76, distance: 29.6
click at [97, 53] on button at bounding box center [99, 62] width 20 height 31
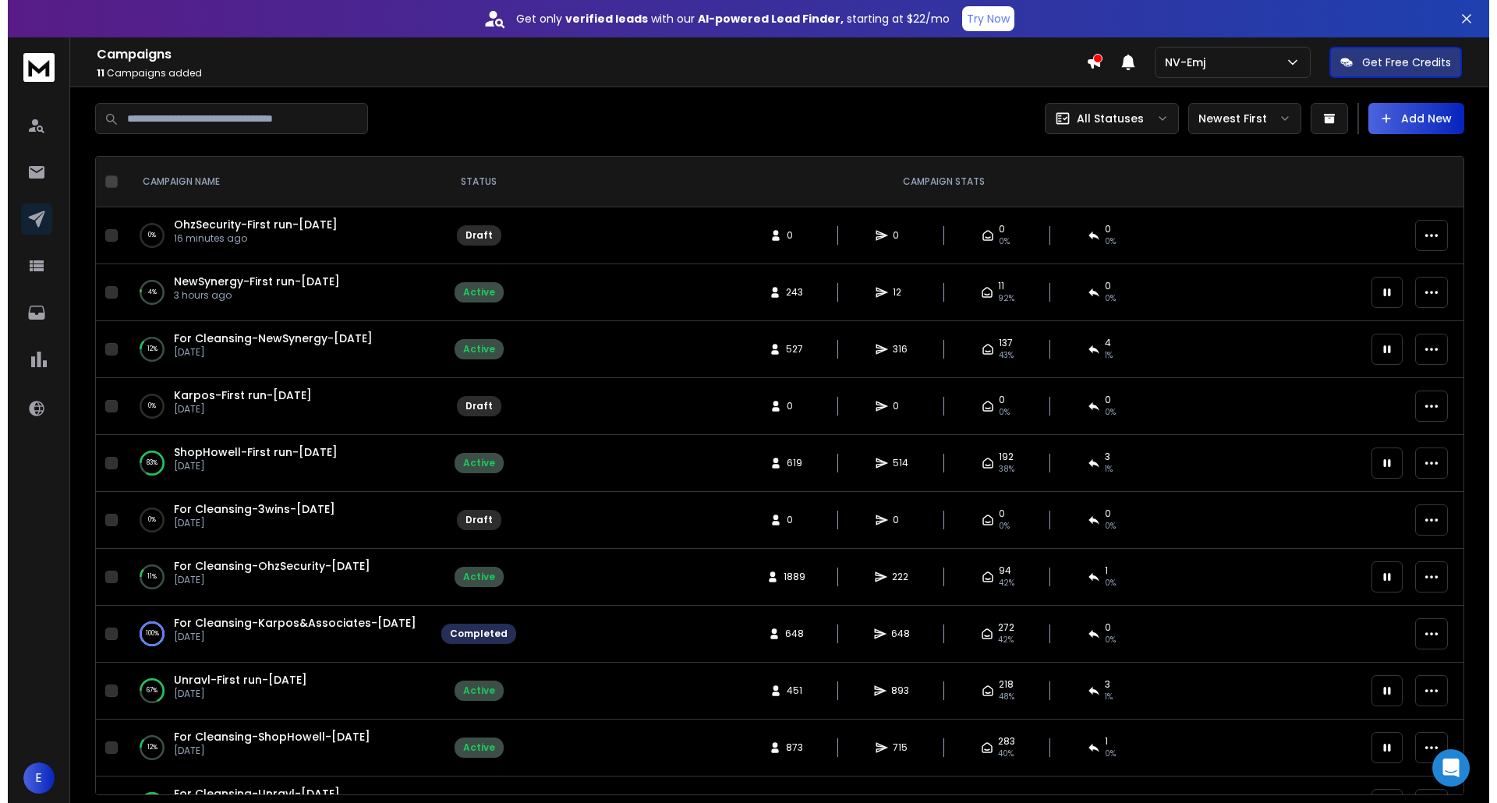
scroll to position [53, 0]
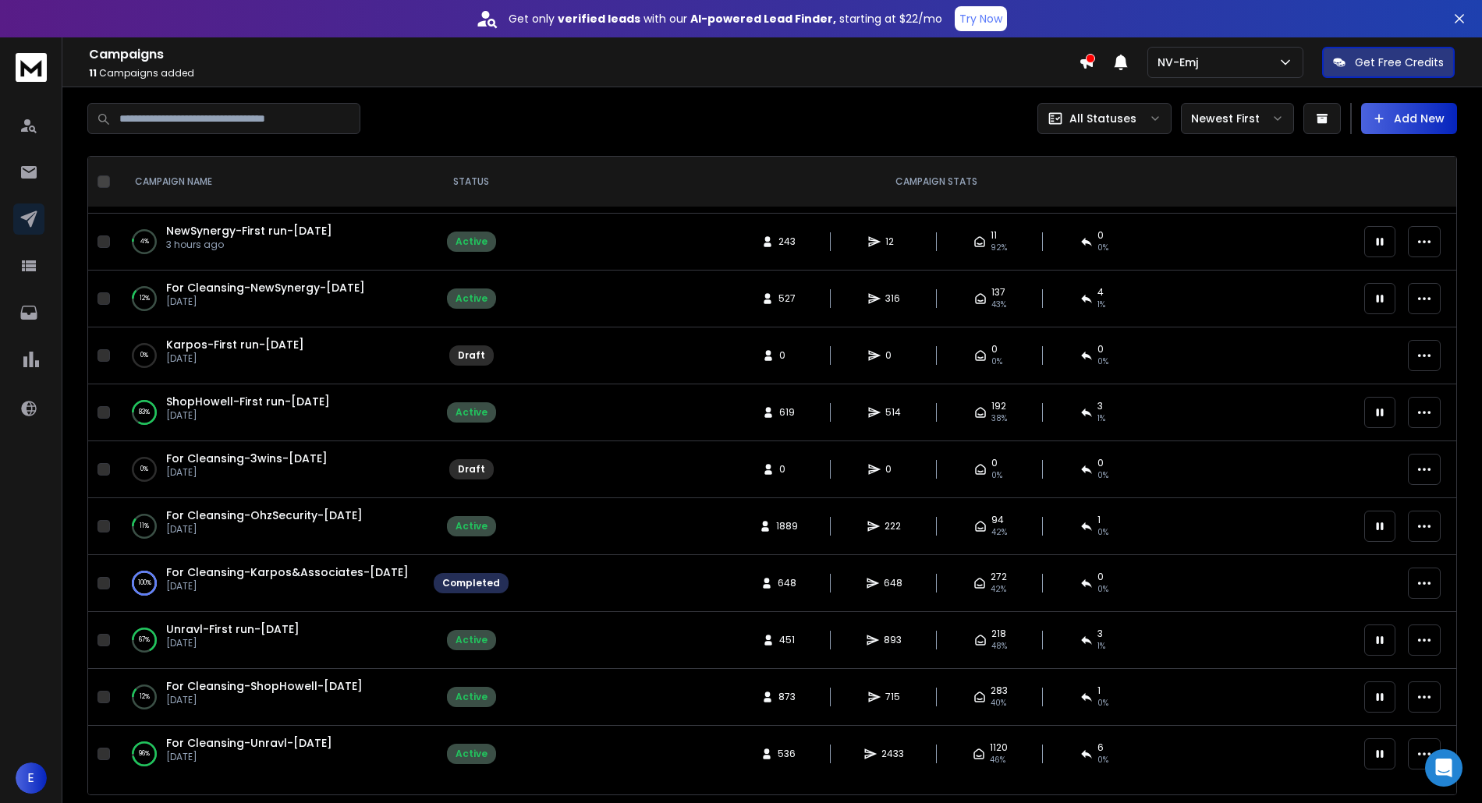
click at [359, 526] on div "11 % For Cleansing-OhzSecurity-Aug15 11 days ago" at bounding box center [270, 526] width 277 height 37
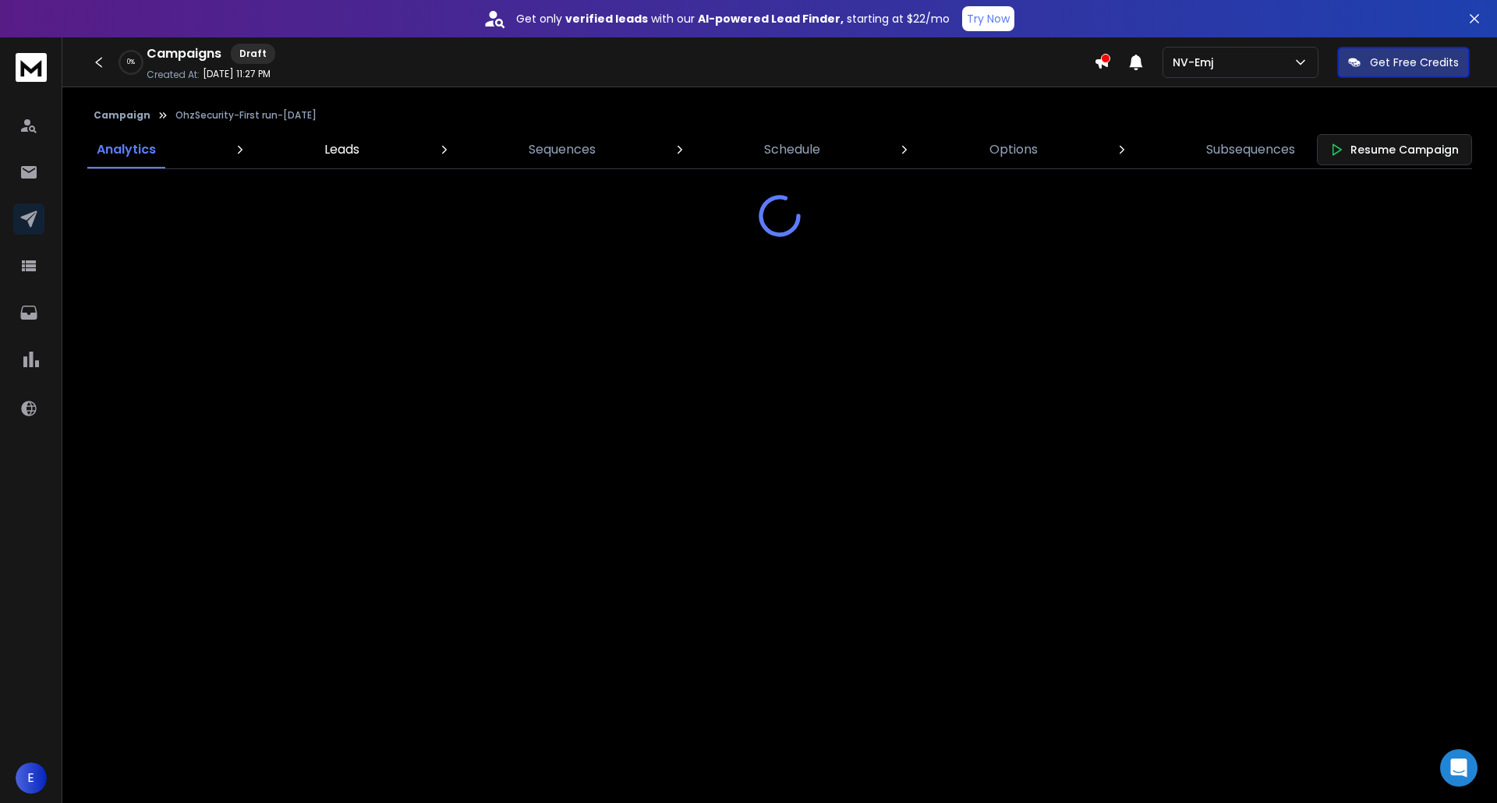
click at [367, 151] on link "Leads" at bounding box center [342, 149] width 54 height 37
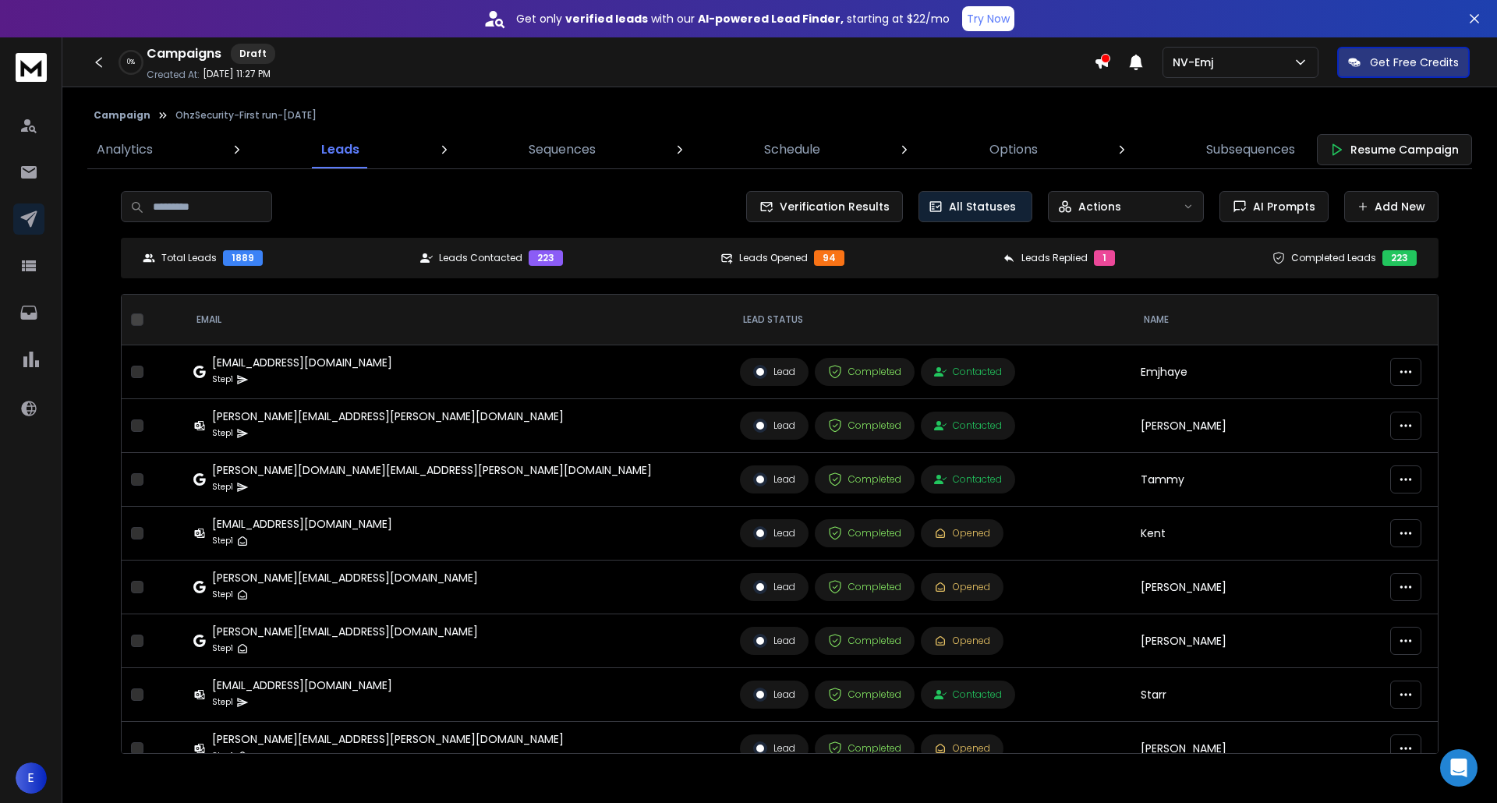
click at [977, 200] on p "All Statuses" at bounding box center [982, 207] width 67 height 16
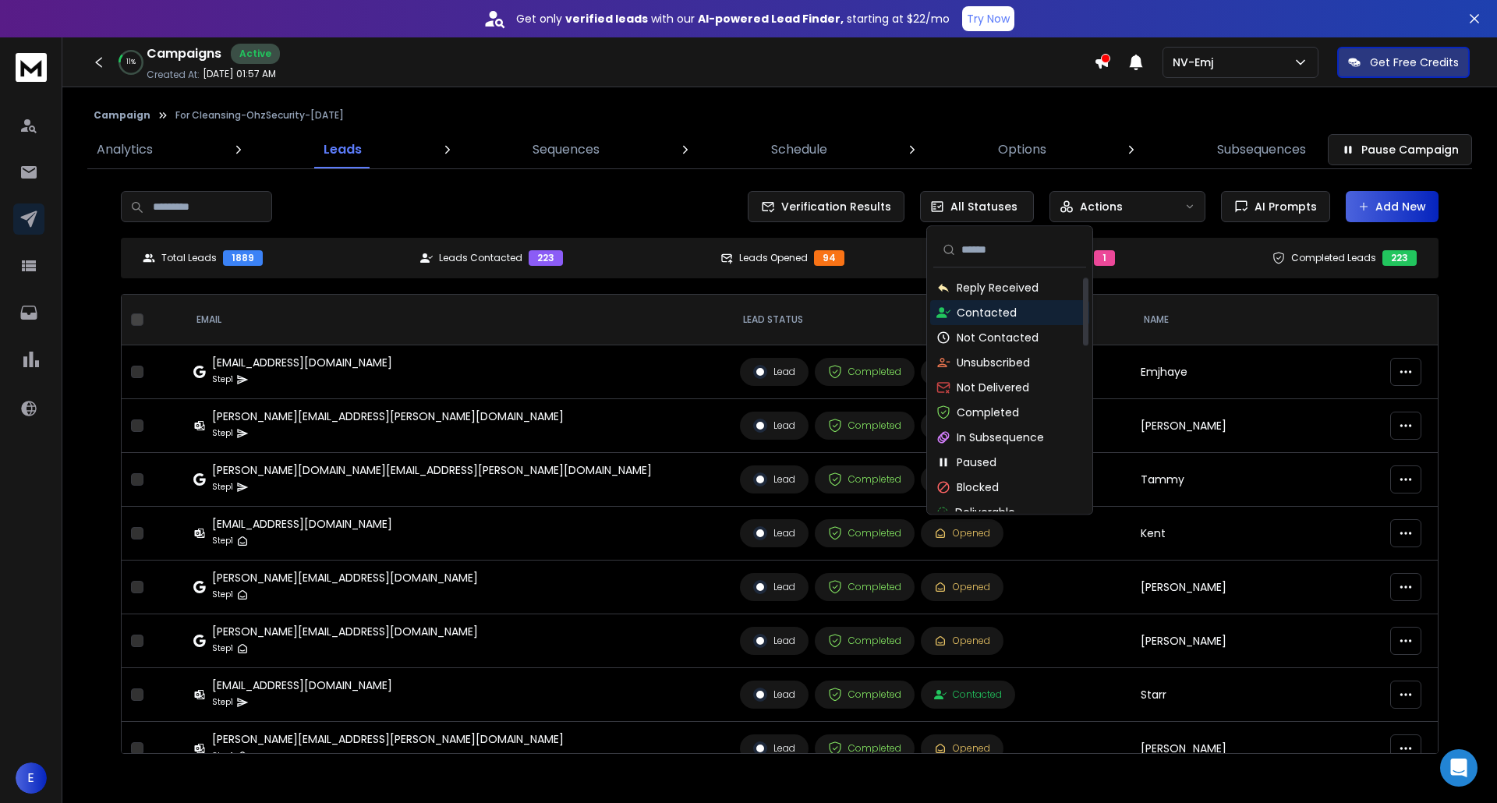
scroll to position [104, 0]
click at [992, 453] on p "Blocked" at bounding box center [978, 460] width 42 height 16
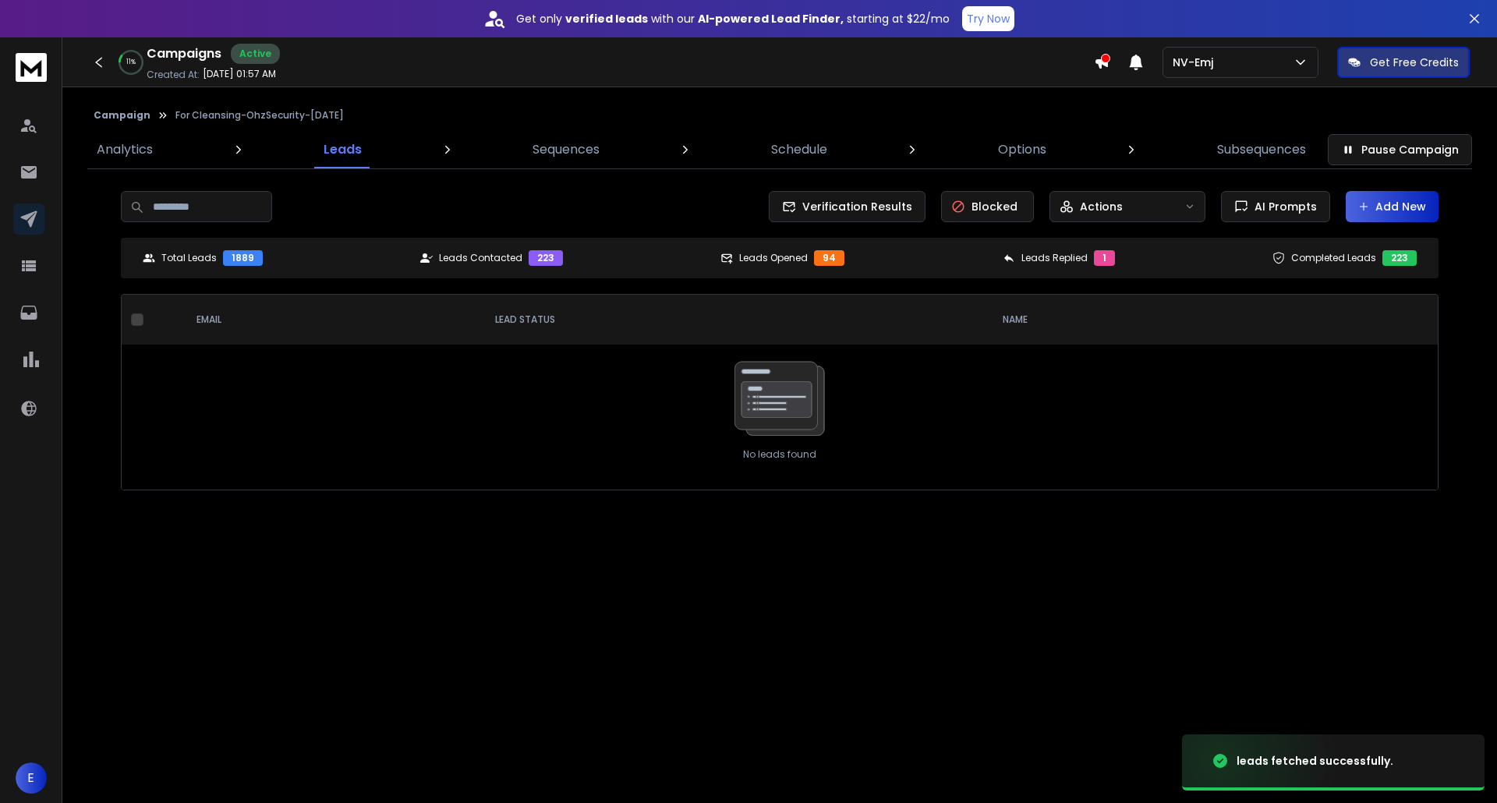
click at [1123, 212] on p "Actions" at bounding box center [1101, 207] width 43 height 16
drag, startPoint x: 805, startPoint y: 424, endPoint x: 813, endPoint y: 423, distance: 8.0
click at [805, 425] on icon at bounding box center [776, 396] width 83 height 68
drag, startPoint x: 572, startPoint y: 391, endPoint x: 591, endPoint y: 393, distance: 18.9
click at [574, 393] on div "No leads found" at bounding box center [779, 410] width 1315 height 131
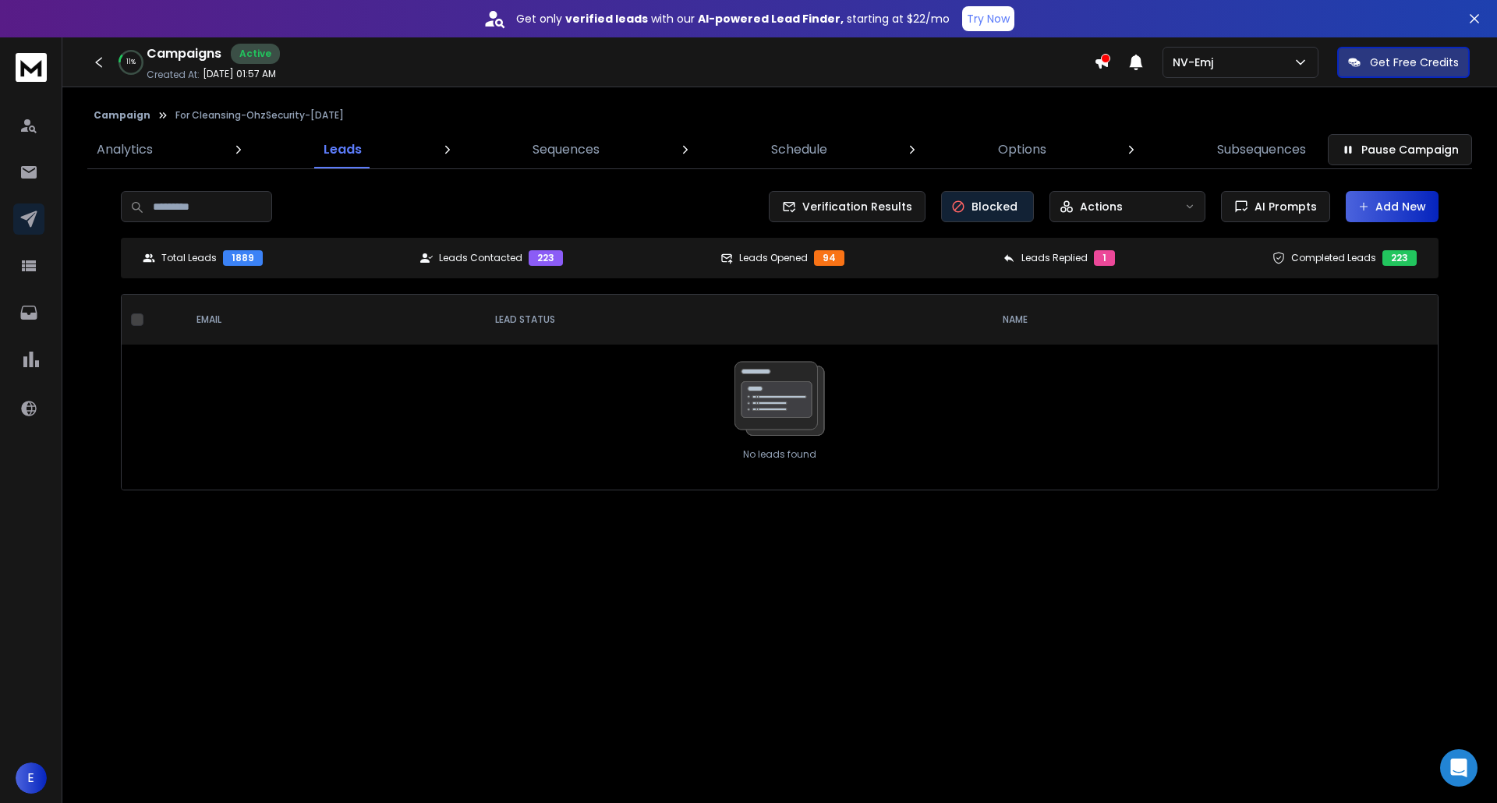
click at [987, 209] on p "Blocked" at bounding box center [995, 207] width 46 height 16
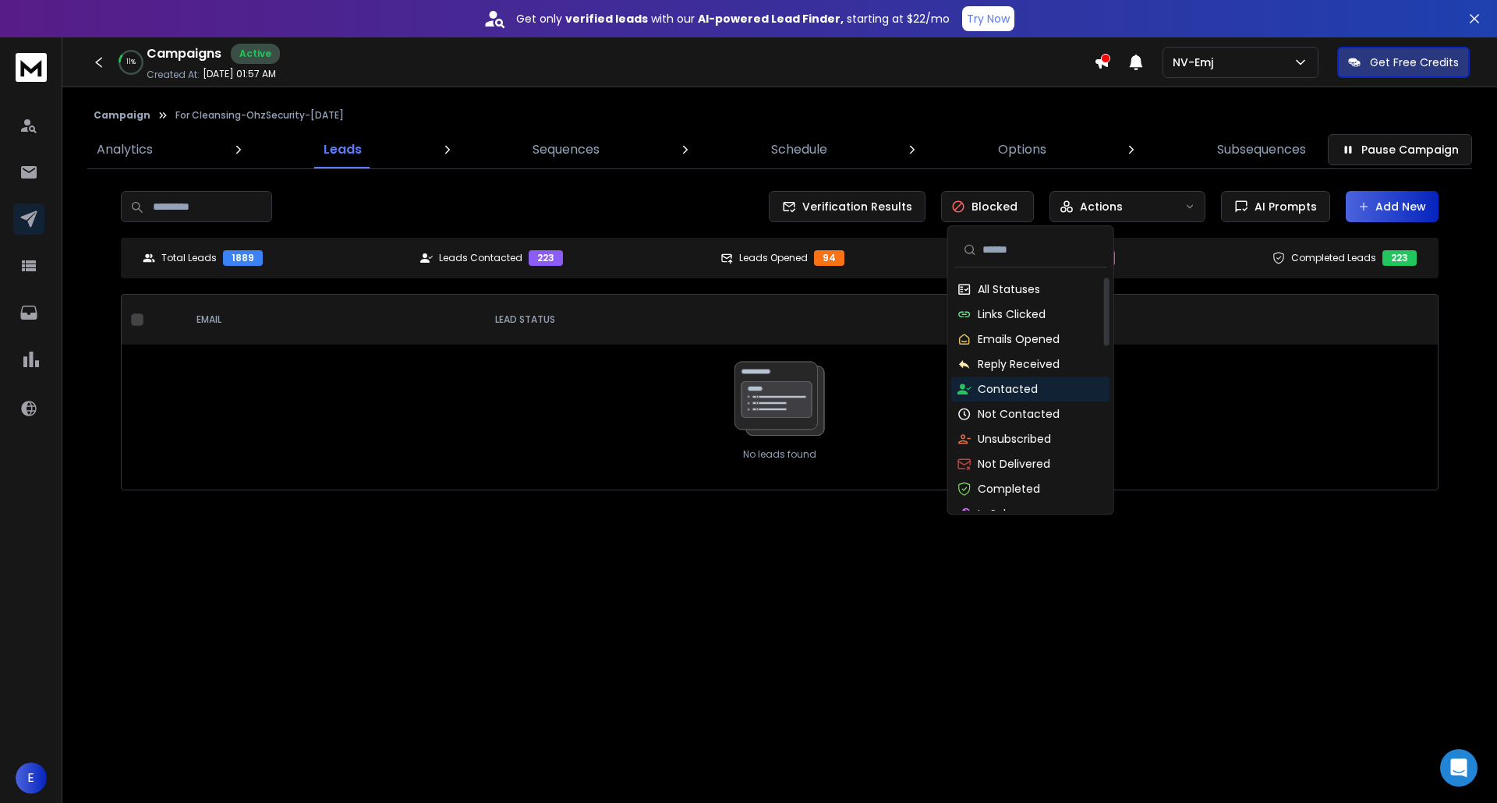
click at [1033, 393] on p "Contacted" at bounding box center [1008, 389] width 60 height 16
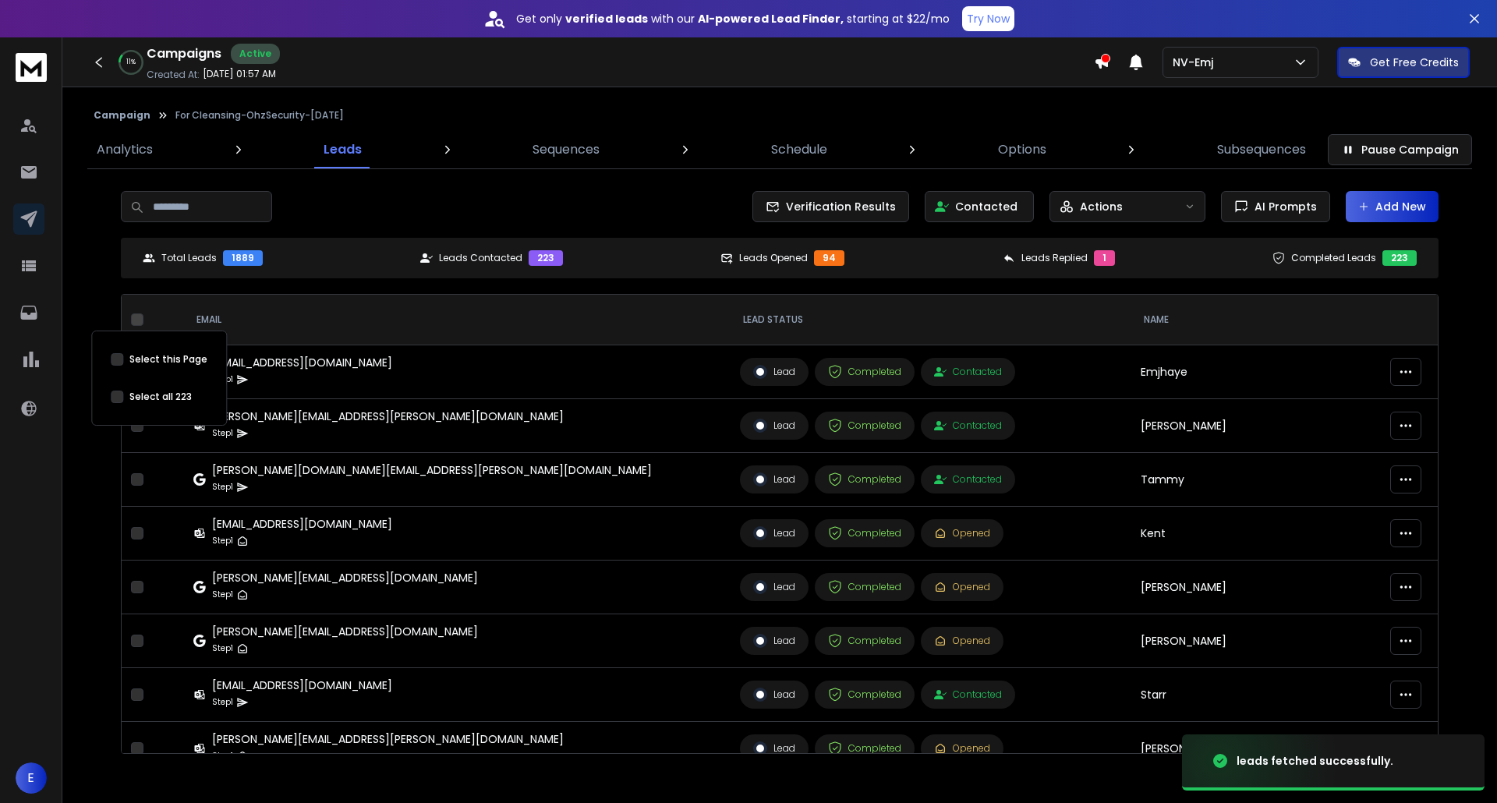
click at [119, 396] on button "Select this Page" at bounding box center [117, 397] width 12 height 12
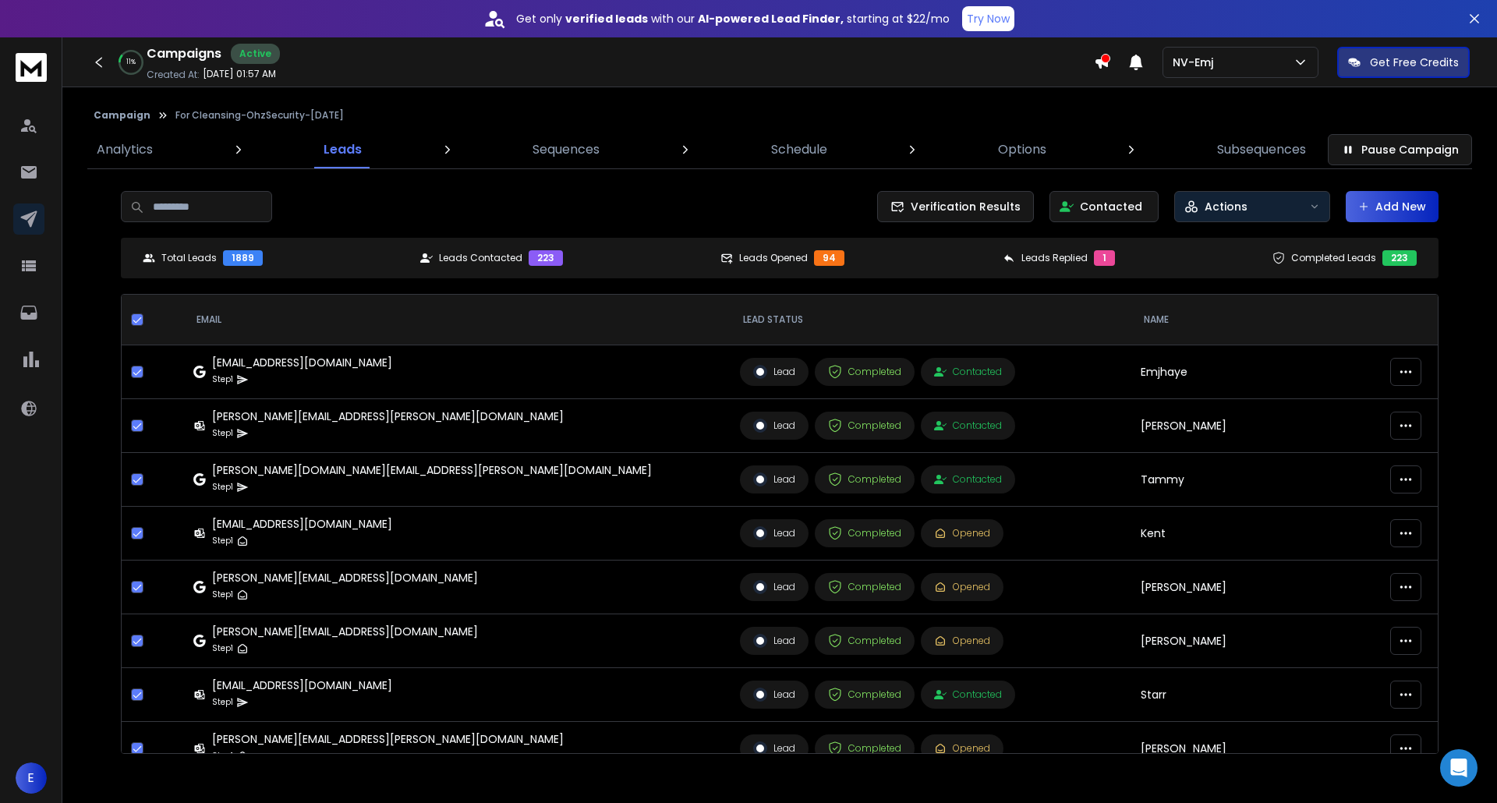
click at [1251, 201] on div "Actions" at bounding box center [1244, 207] width 119 height 16
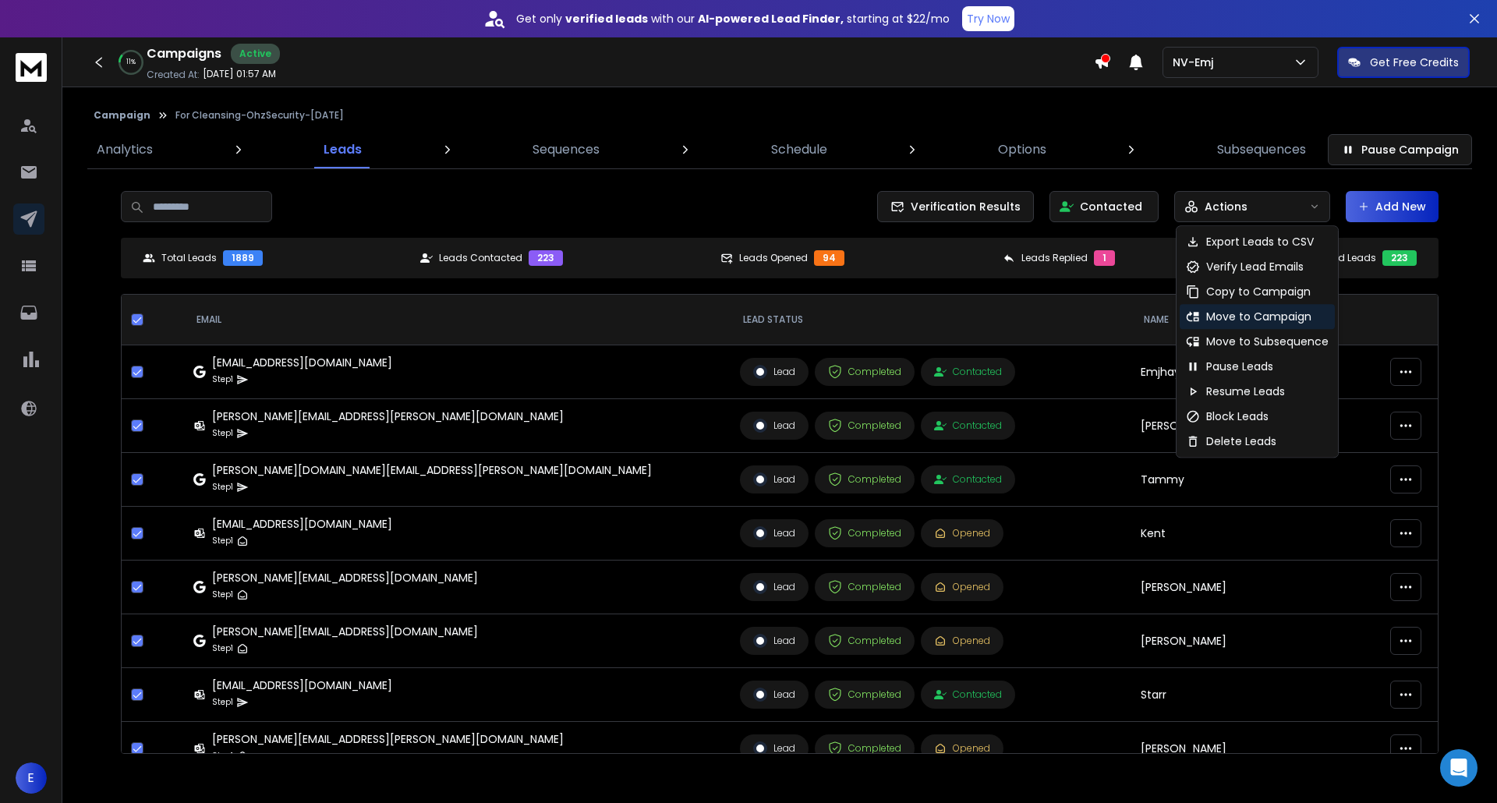
click at [1267, 315] on p "Move to Campaign" at bounding box center [1259, 317] width 105 height 16
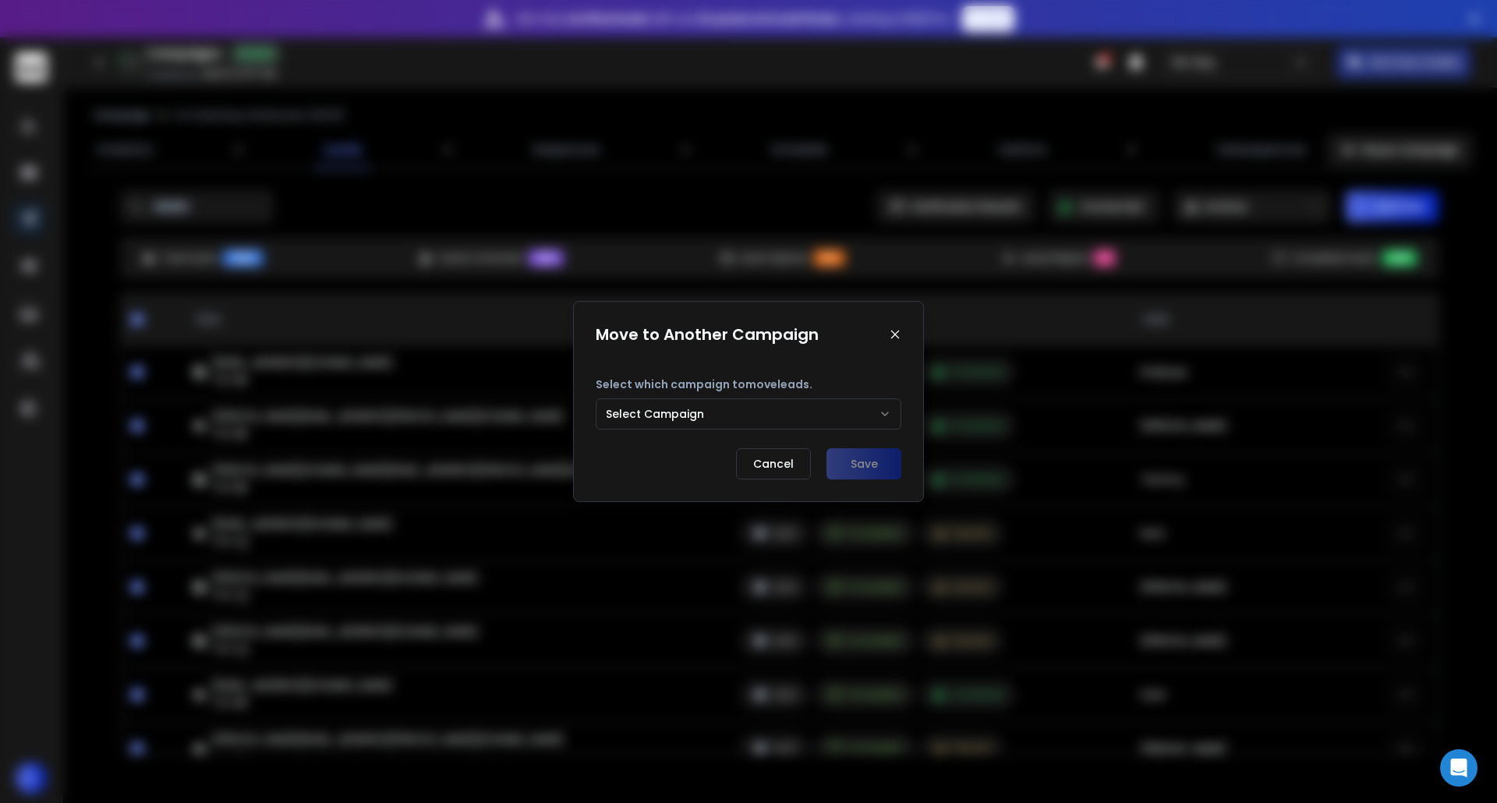
click at [650, 409] on button "Select Campaign" at bounding box center [749, 414] width 306 height 31
click at [859, 466] on button "Save" at bounding box center [864, 463] width 75 height 31
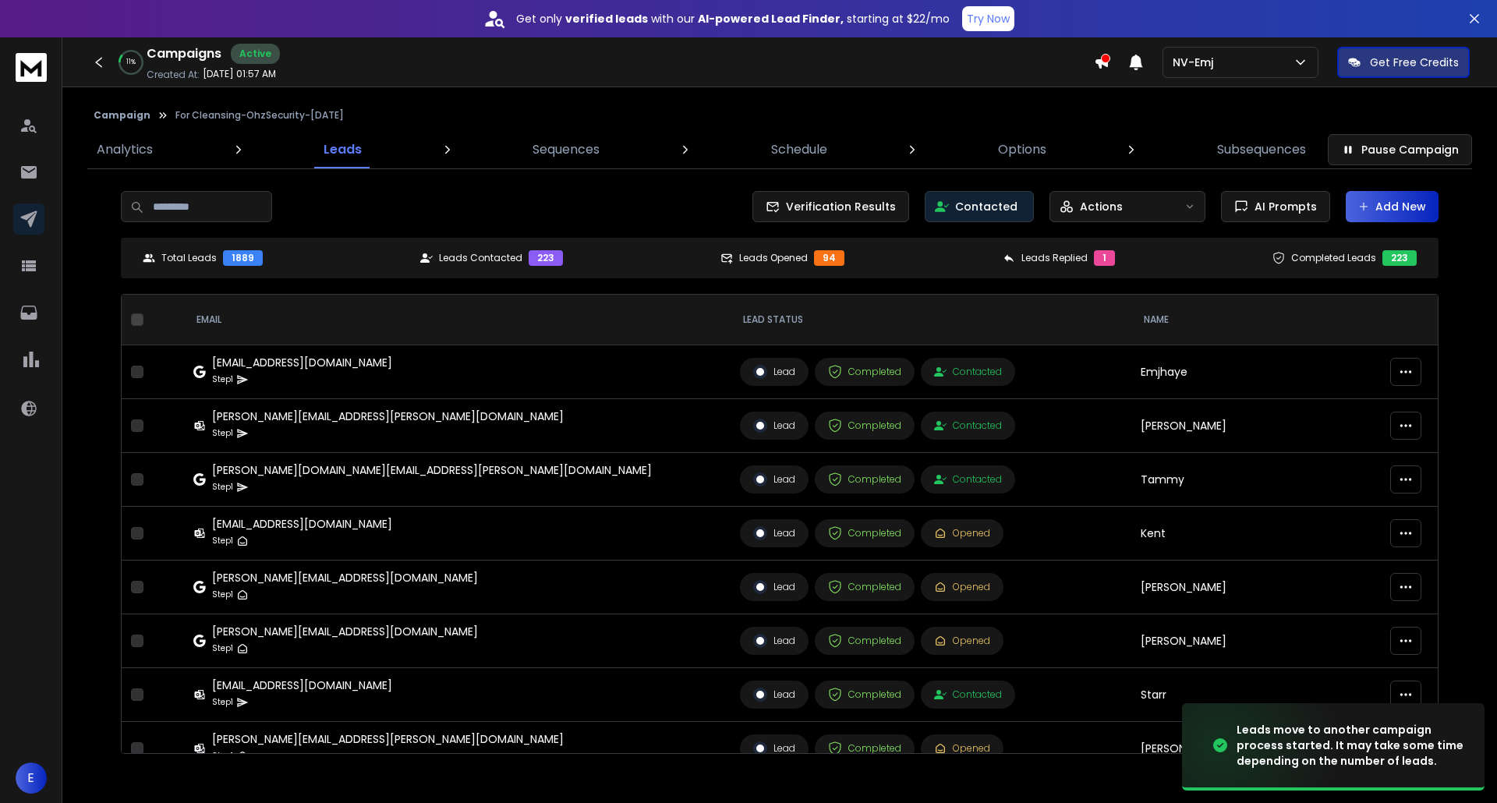
click at [992, 212] on p "Contacted" at bounding box center [986, 207] width 62 height 16
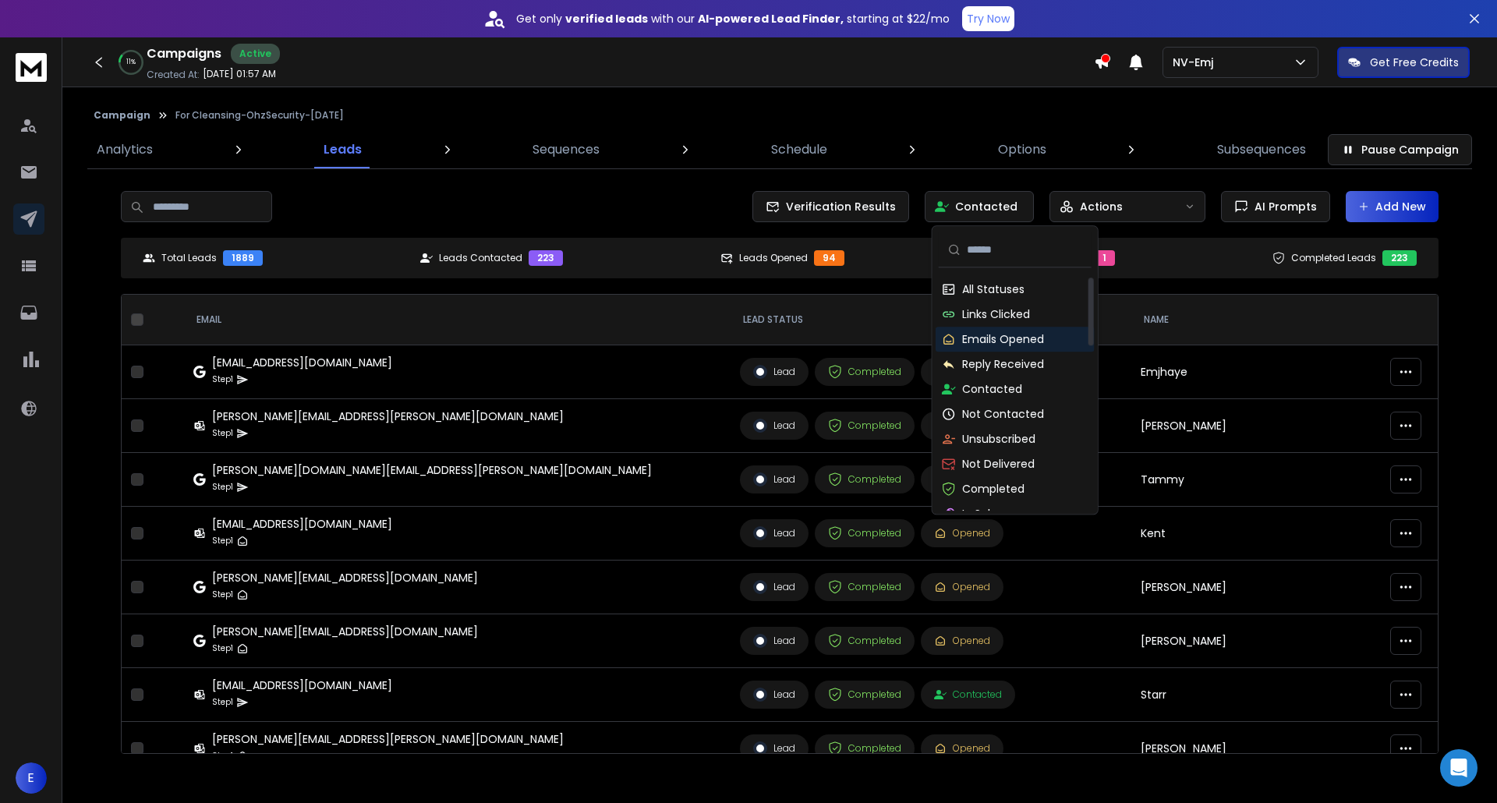
click at [994, 347] on p "Emails Opened" at bounding box center [1003, 339] width 82 height 16
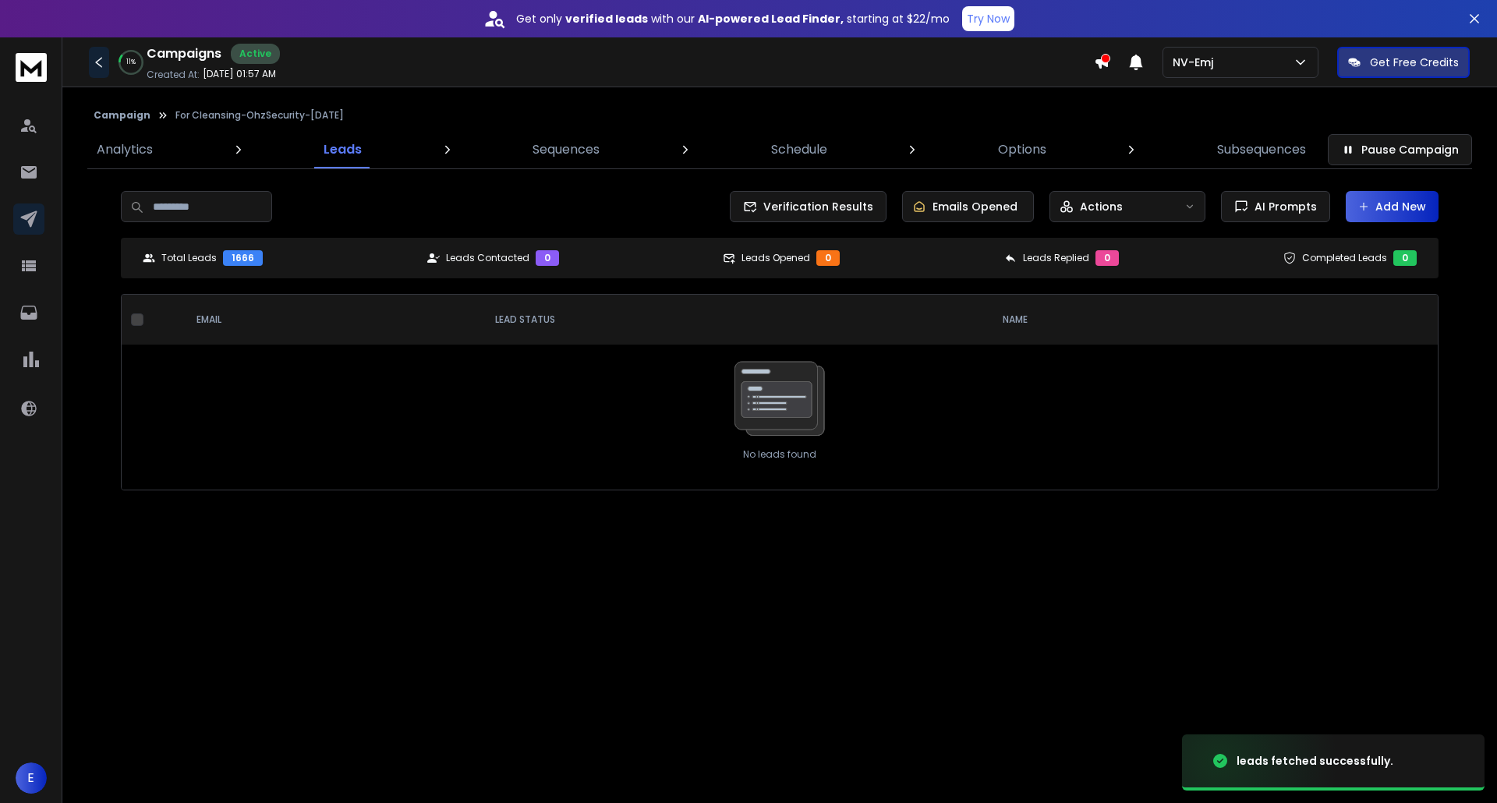
click at [97, 57] on icon at bounding box center [99, 62] width 14 height 14
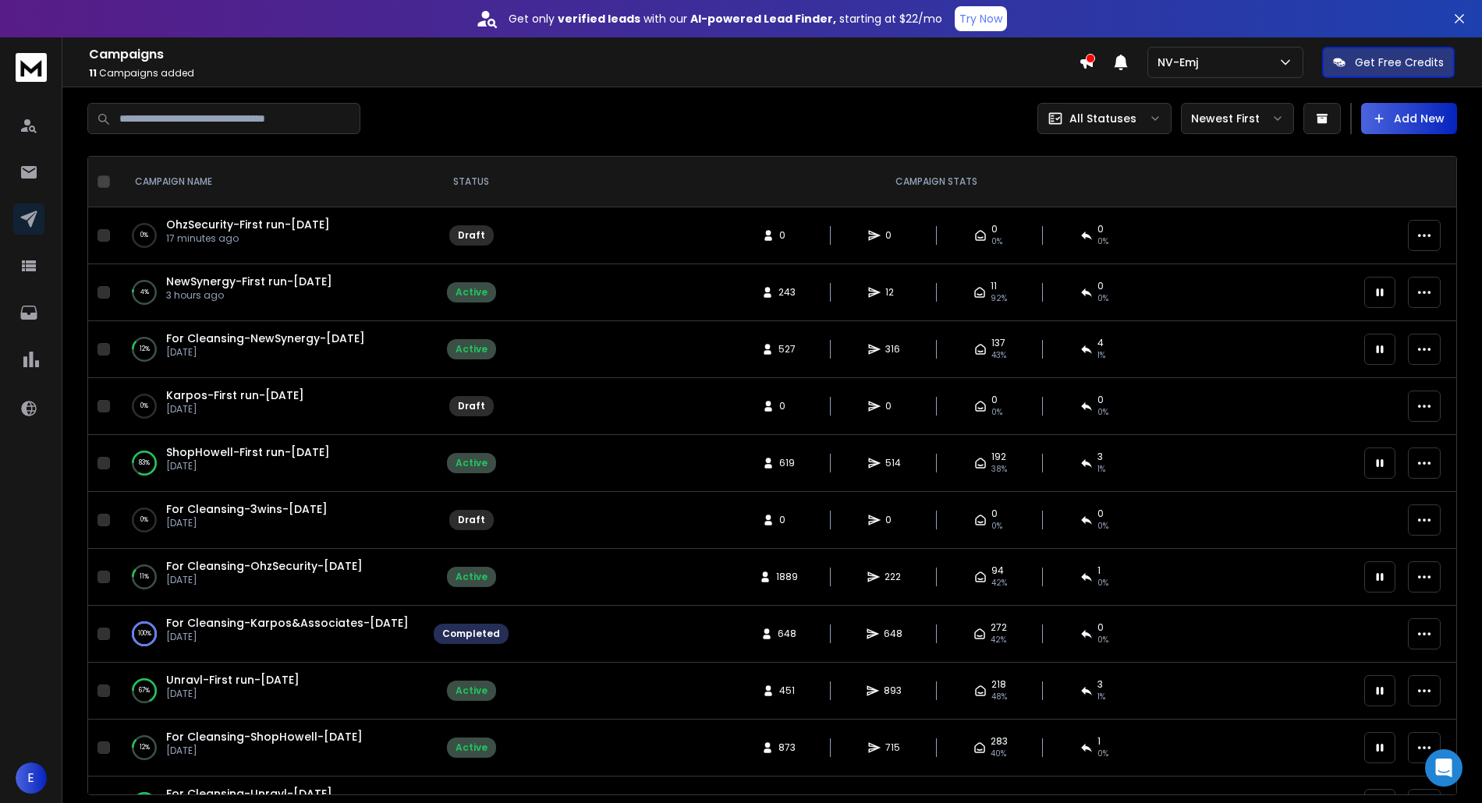
click at [362, 294] on div "4 % NewSynergy-First run-[DATE] 3 hours ago" at bounding box center [270, 292] width 277 height 37
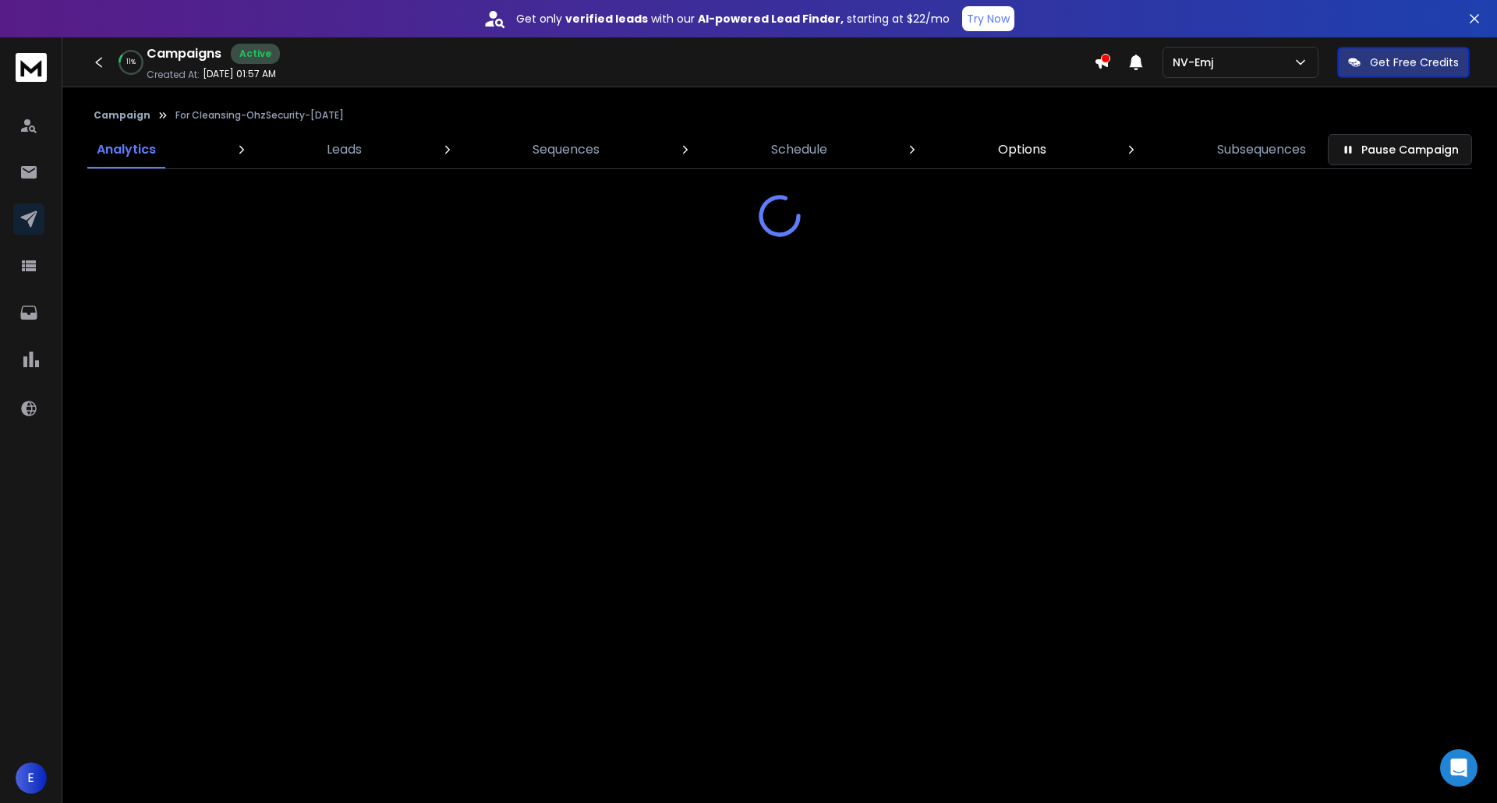
click at [1012, 142] on p "Options" at bounding box center [1022, 149] width 48 height 19
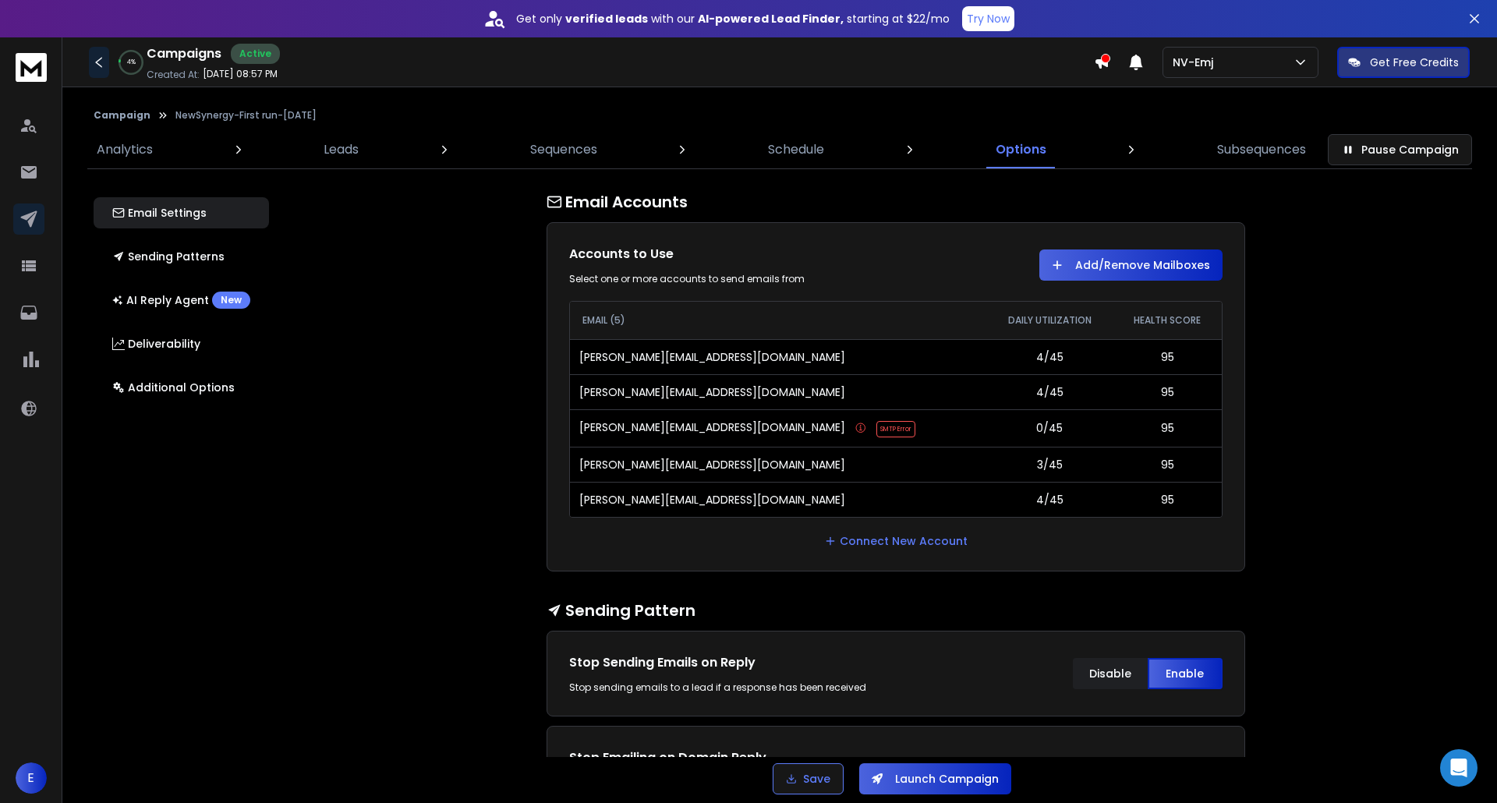
click at [103, 62] on icon at bounding box center [99, 62] width 14 height 14
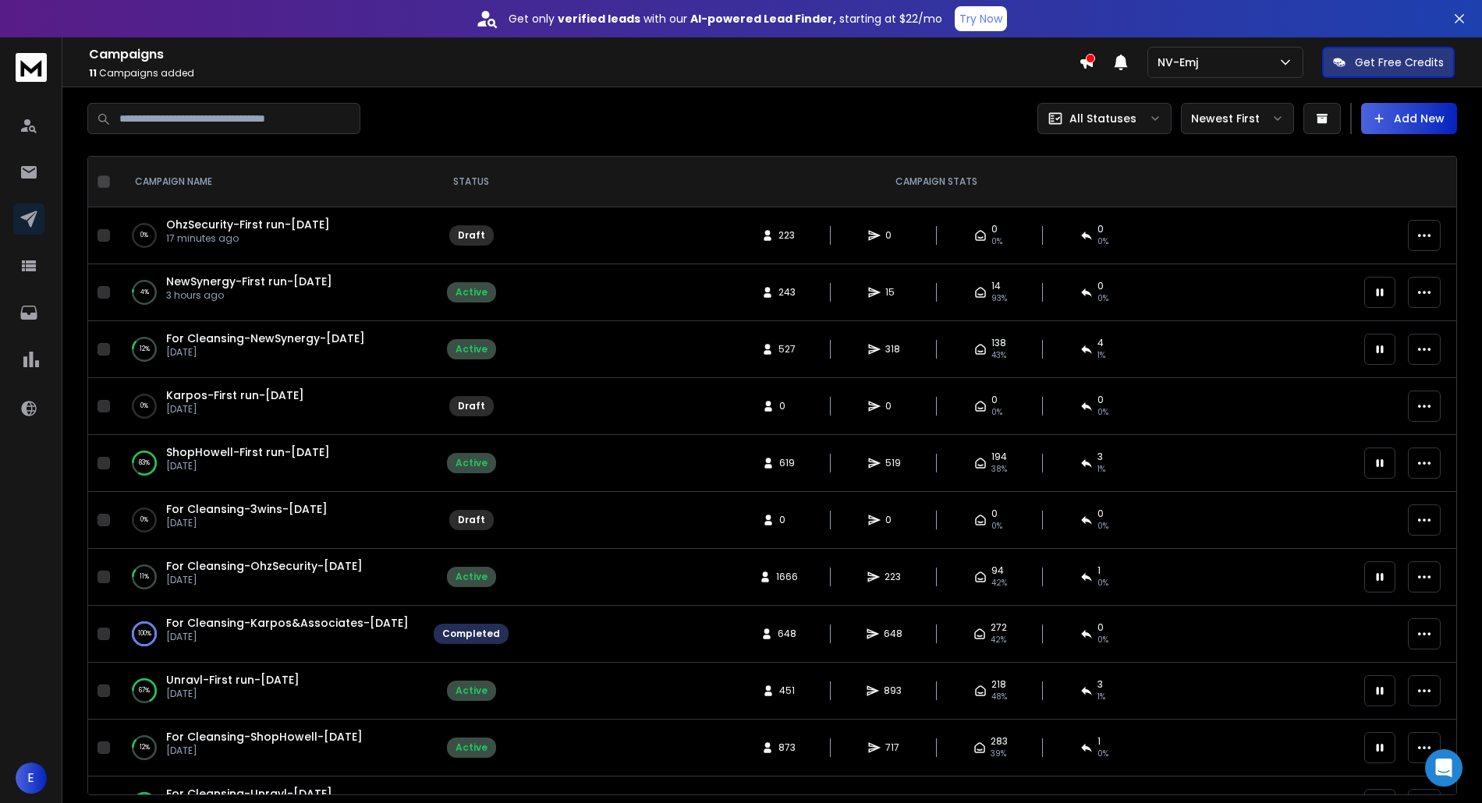
click at [527, 237] on div "223 0 0 0% 0 0%" at bounding box center [936, 235] width 818 height 25
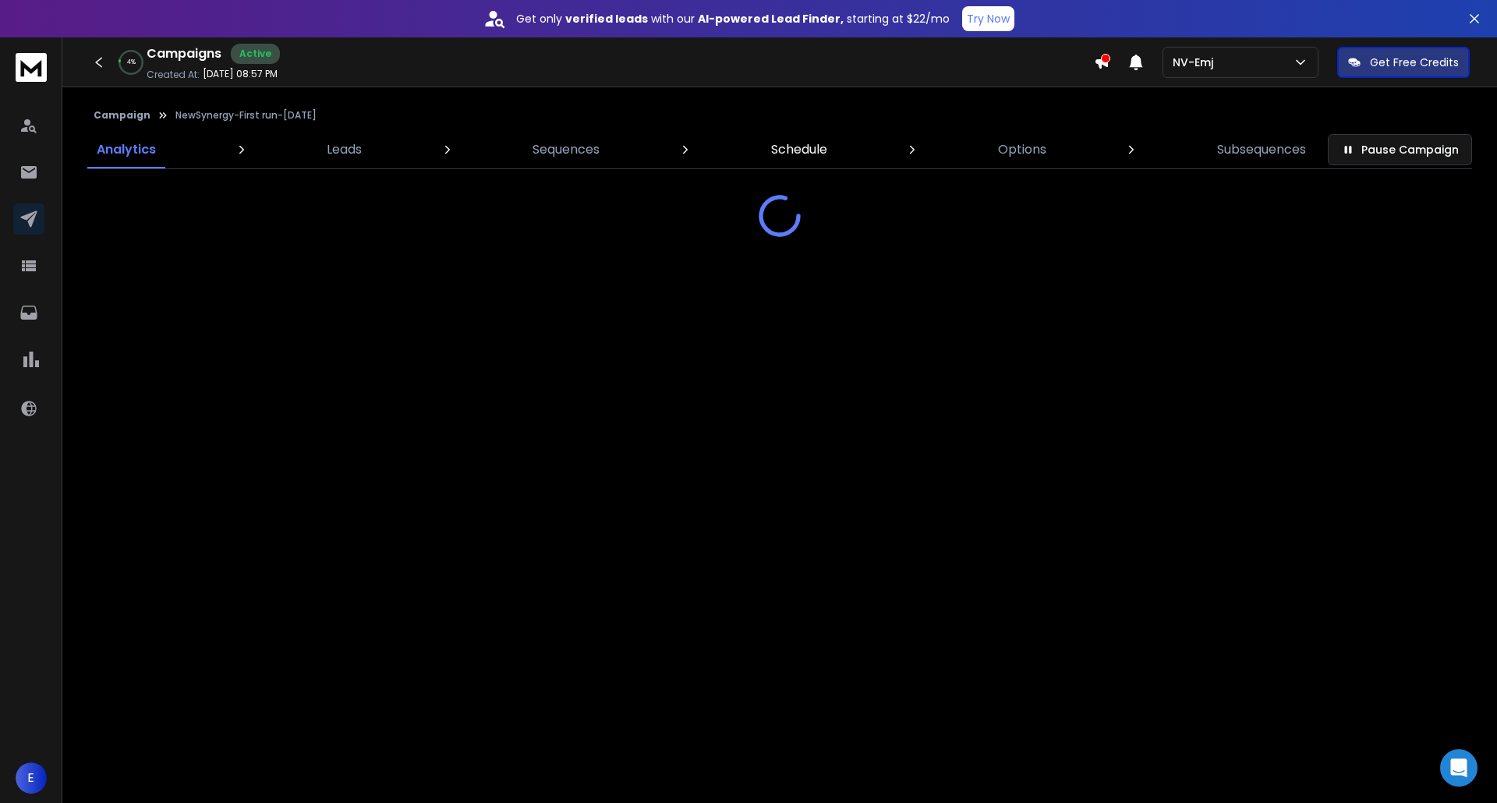
click at [772, 151] on p "Schedule" at bounding box center [799, 149] width 56 height 19
click at [1005, 151] on p "Options" at bounding box center [1022, 149] width 48 height 19
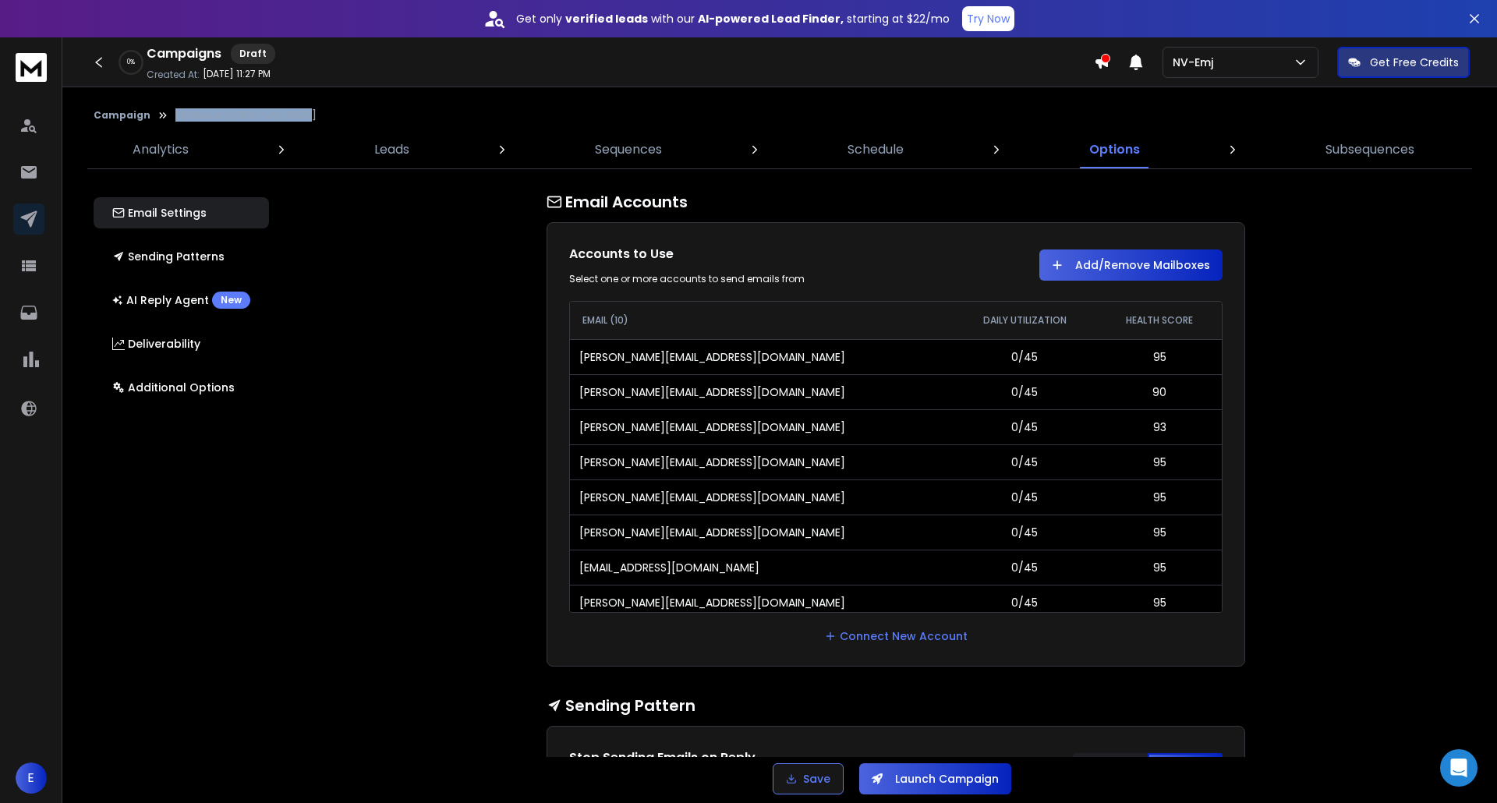
drag, startPoint x: 307, startPoint y: 111, endPoint x: 168, endPoint y: 108, distance: 138.9
click at [168, 108] on div "Campaign OhzSecurity-First run-Aug15" at bounding box center [779, 115] width 1385 height 25
copy p "OhzSecurity-First run-[DATE]"
click at [428, 423] on div "Email Accounts Accounts to Use Select one or more accounts to send emails from …" at bounding box center [905, 474] width 1222 height 566
click at [395, 160] on link "Leads" at bounding box center [392, 149] width 54 height 37
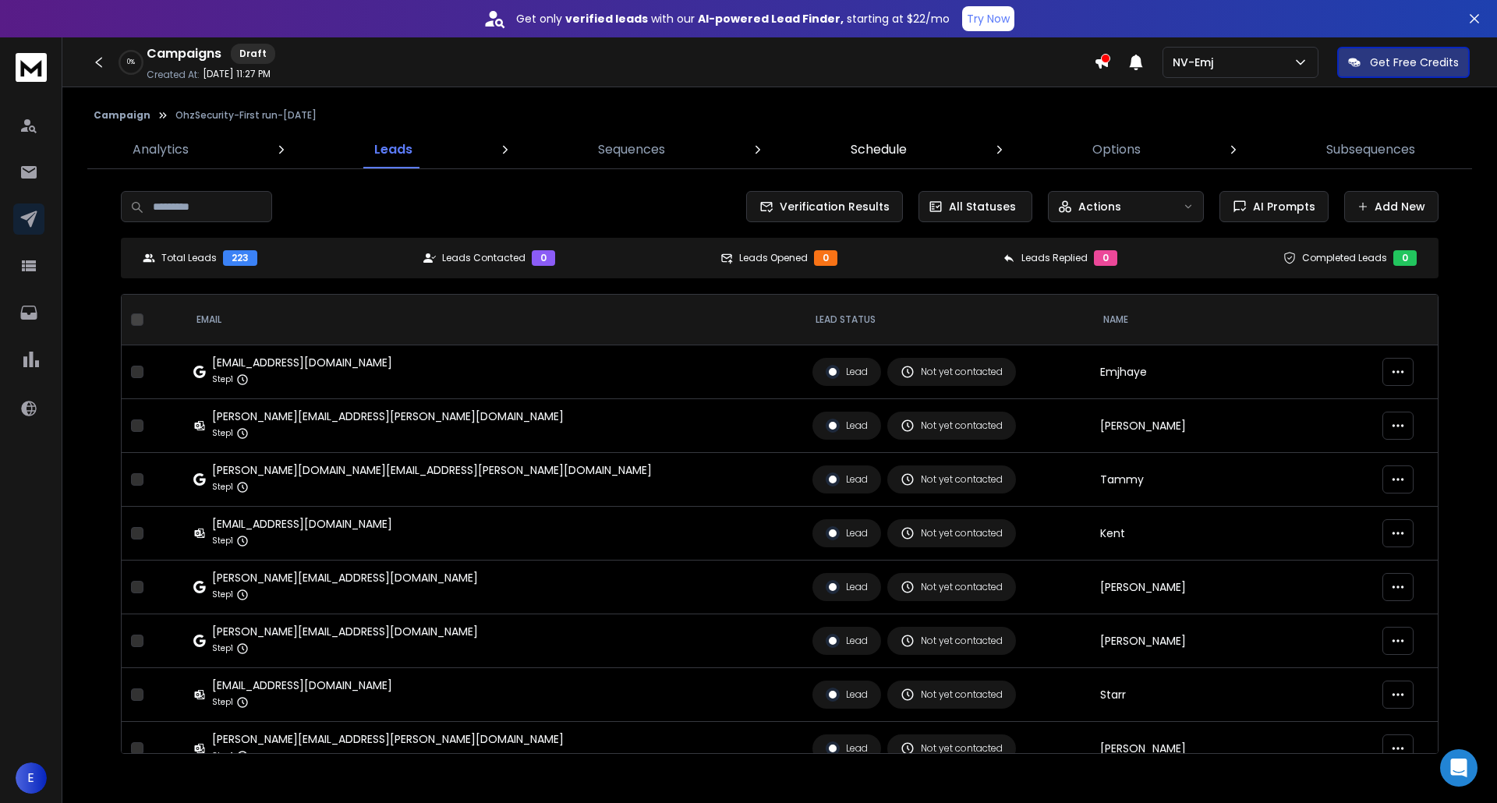
drag, startPoint x: 647, startPoint y: 147, endPoint x: 884, endPoint y: 131, distance: 236.9
click at [649, 147] on p "Sequences" at bounding box center [631, 149] width 67 height 19
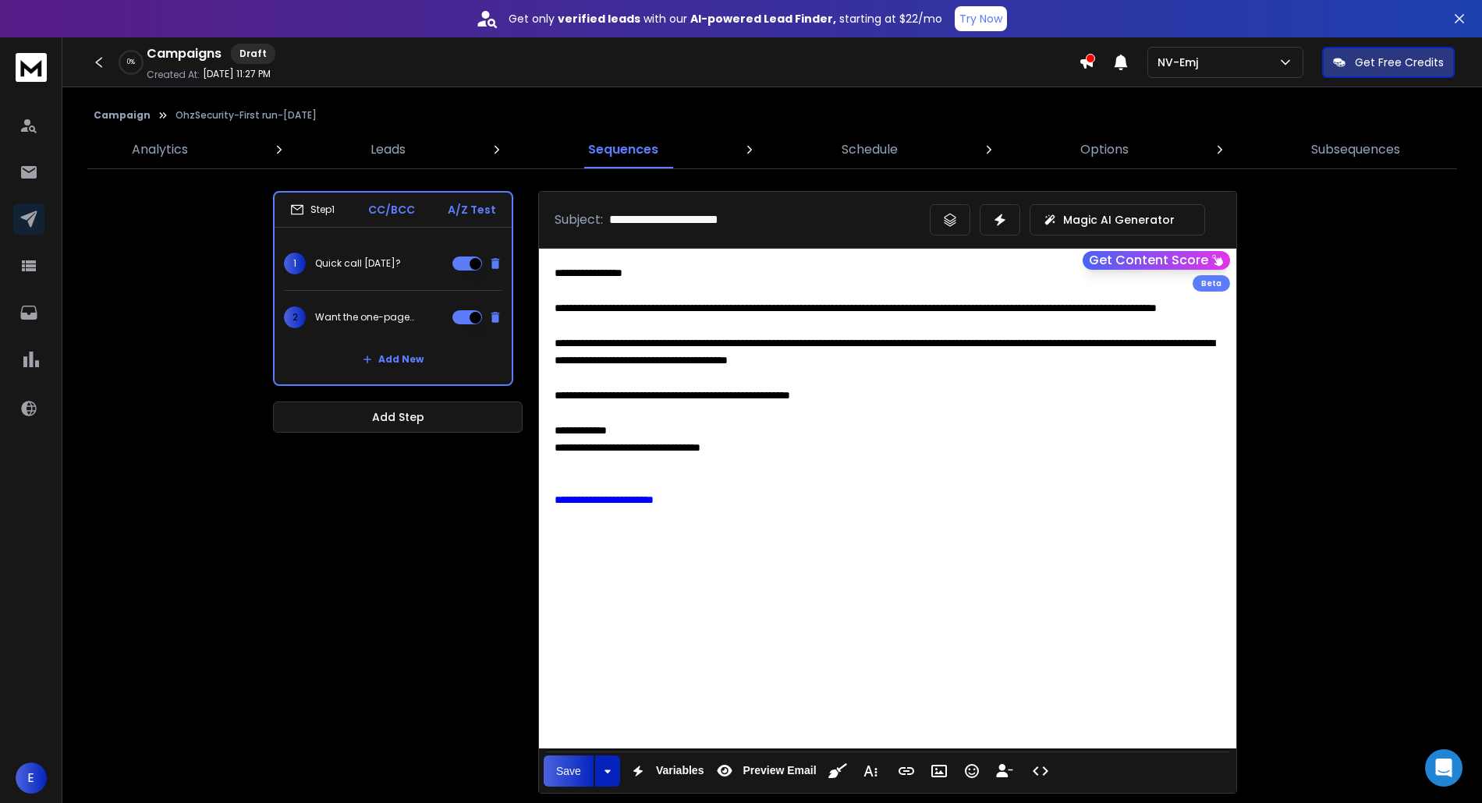
click at [363, 254] on div "1 Quick call next Monday?" at bounding box center [342, 264] width 117 height 22
click at [379, 306] on div "2 Want the one-pager?" at bounding box center [393, 317] width 218 height 53
click at [363, 259] on p "Quick call [DATE]?" at bounding box center [358, 263] width 86 height 12
type input "**********"
click at [880, 145] on p "Schedule" at bounding box center [870, 149] width 56 height 19
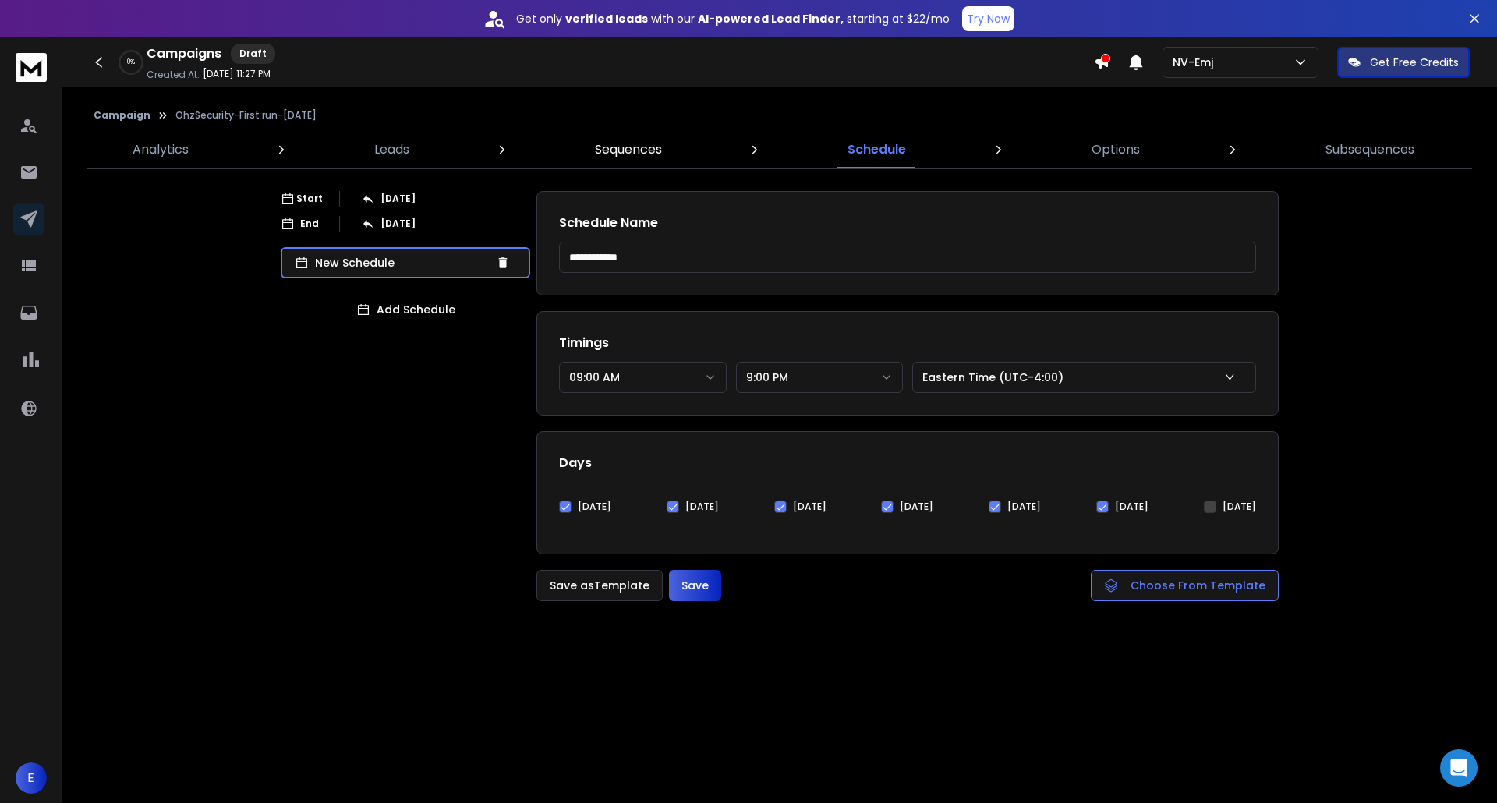
click at [633, 148] on p "Sequences" at bounding box center [628, 149] width 67 height 19
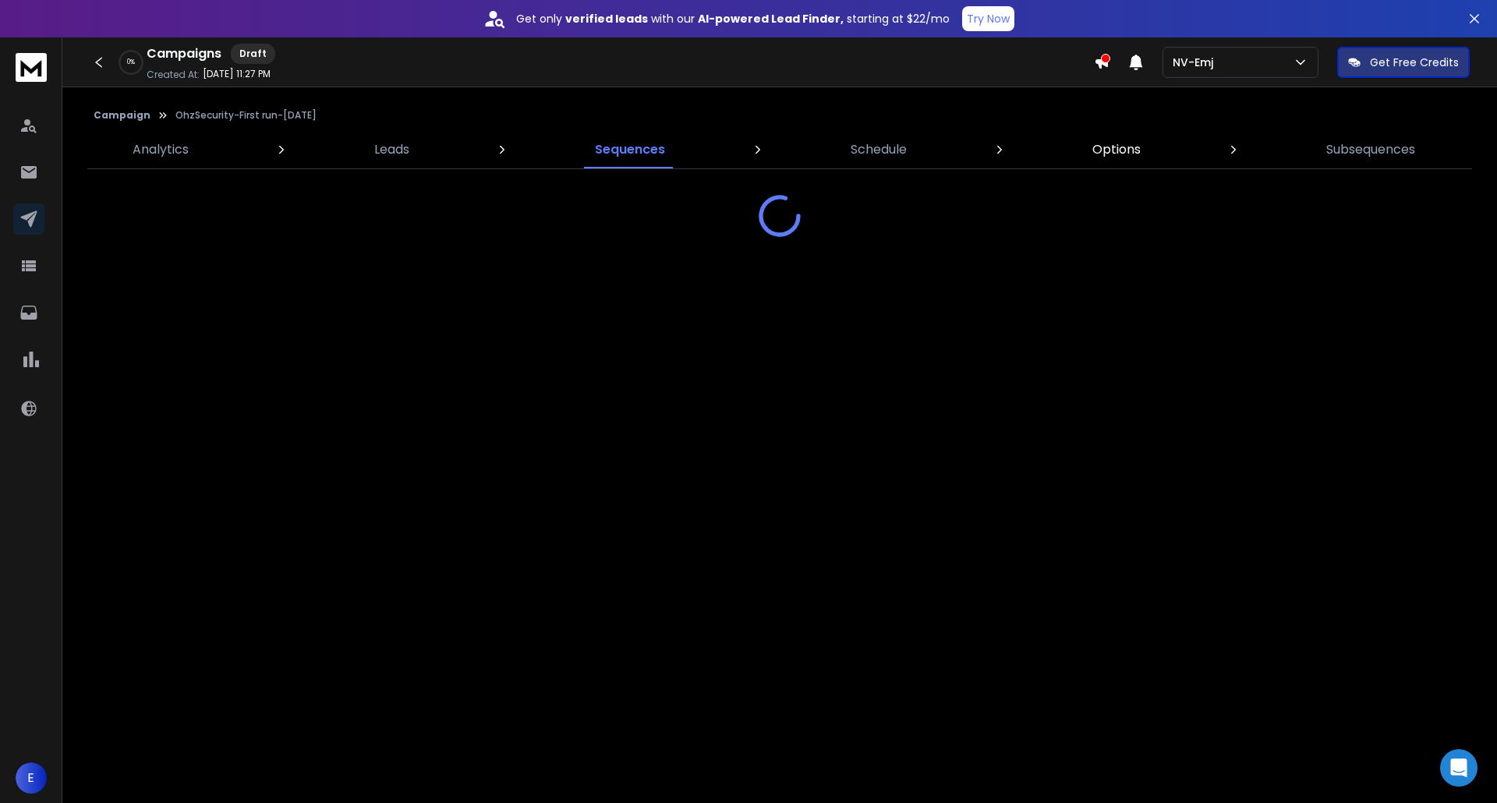
click at [1127, 151] on link "Options" at bounding box center [1116, 149] width 67 height 37
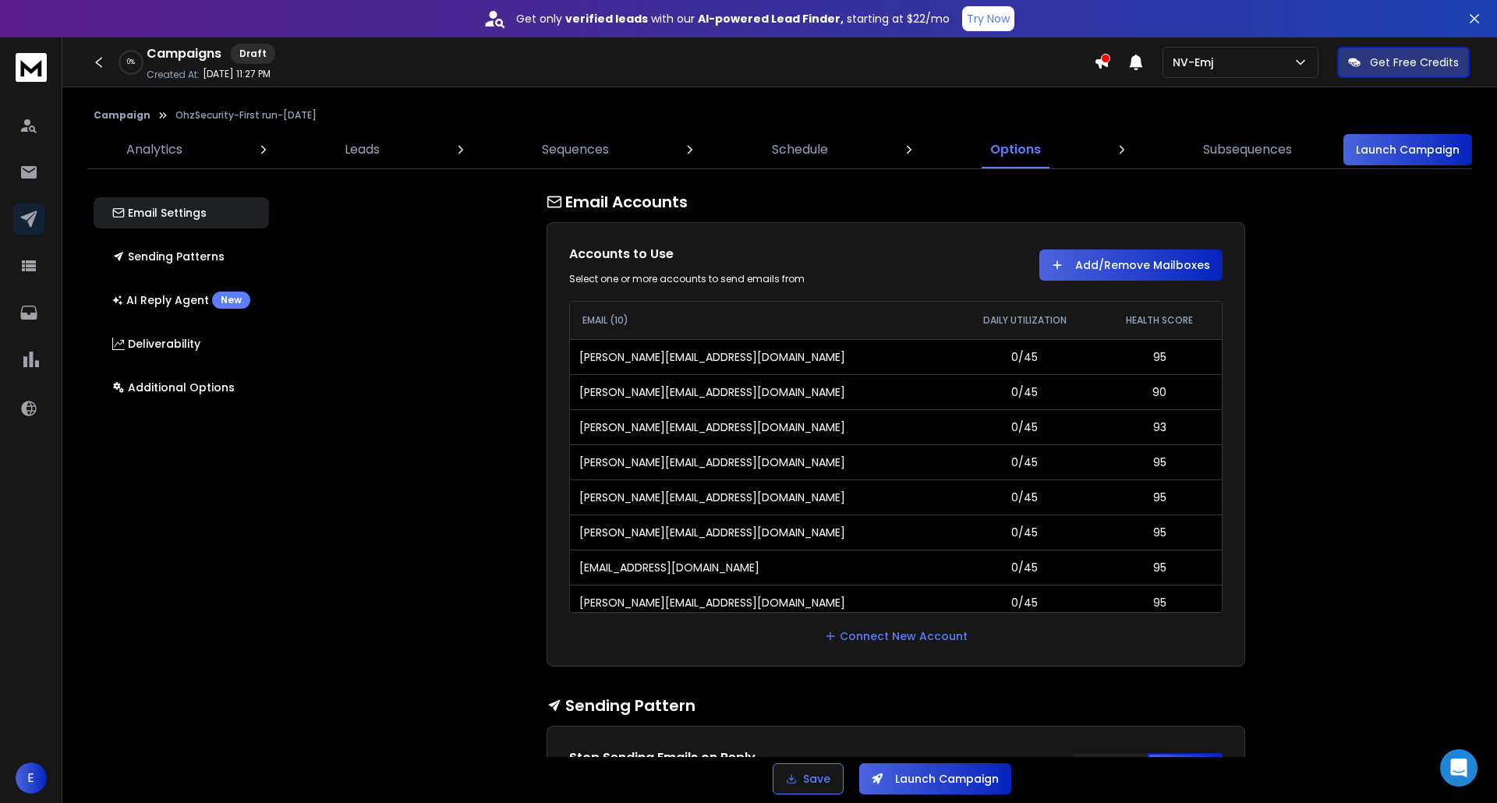
click at [916, 777] on button "Launch Campaign" at bounding box center [935, 779] width 152 height 31
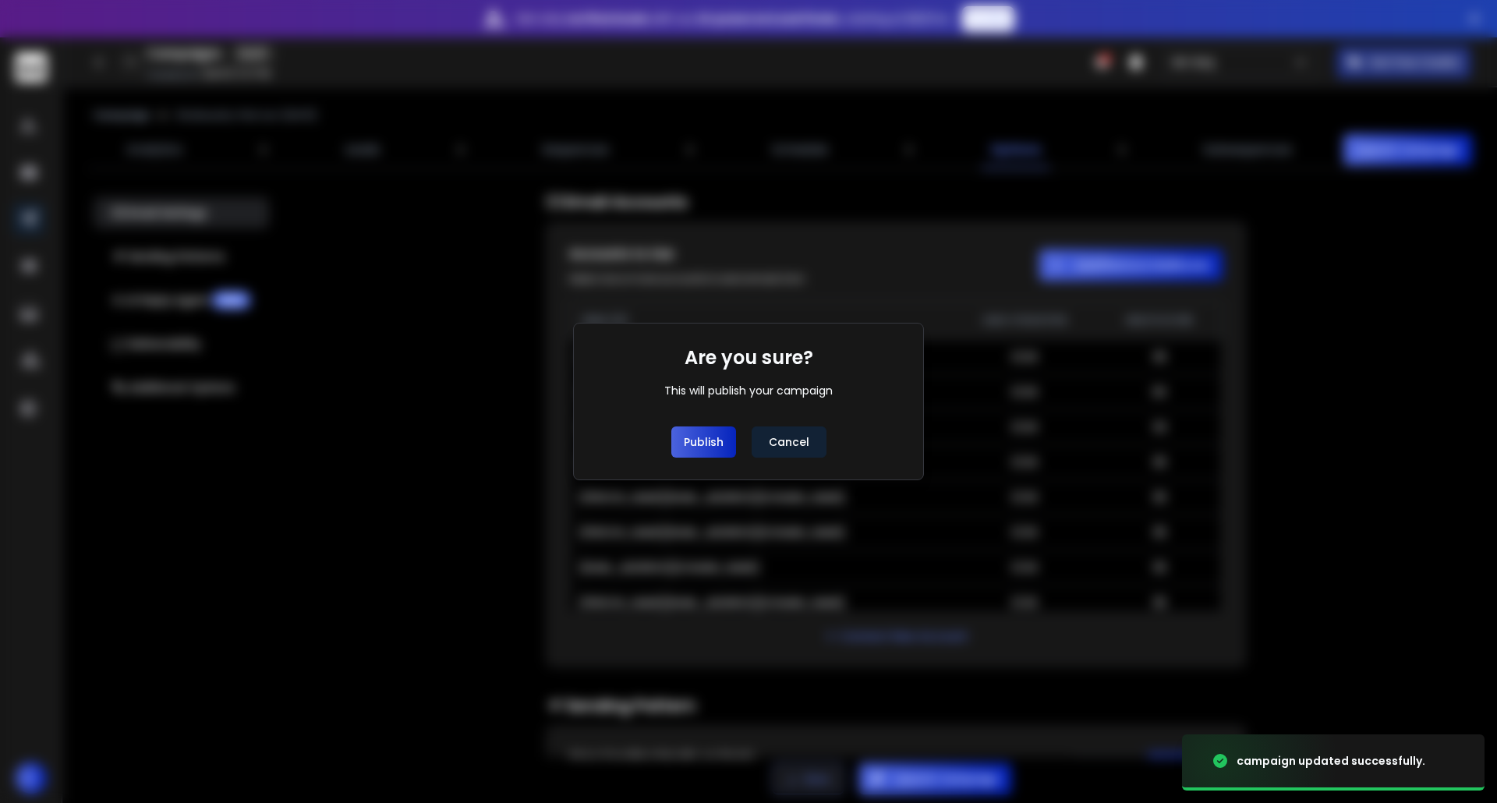
click at [691, 438] on button "Publish" at bounding box center [703, 442] width 65 height 31
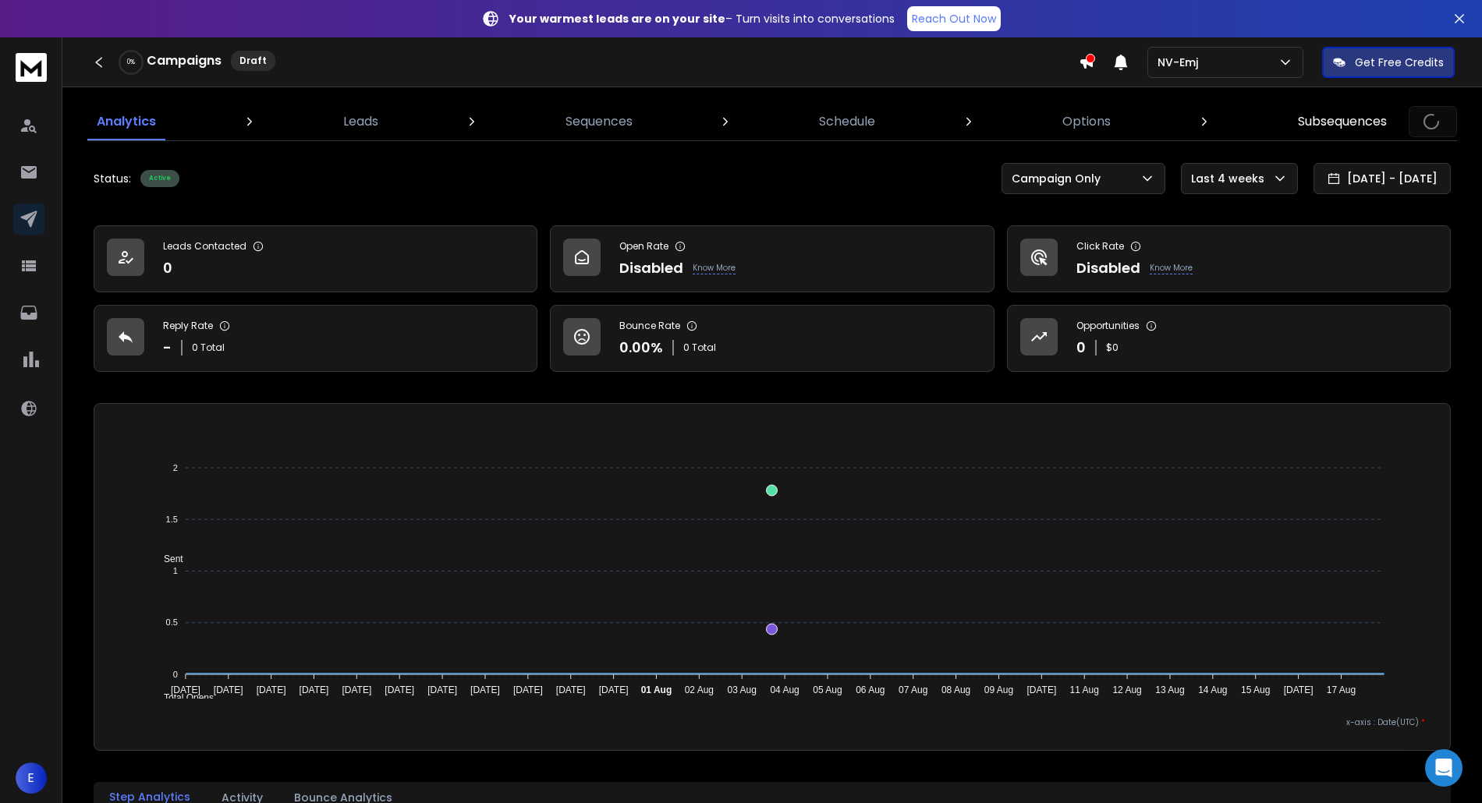
click at [1323, 126] on p "Subsequences" at bounding box center [1342, 121] width 89 height 19
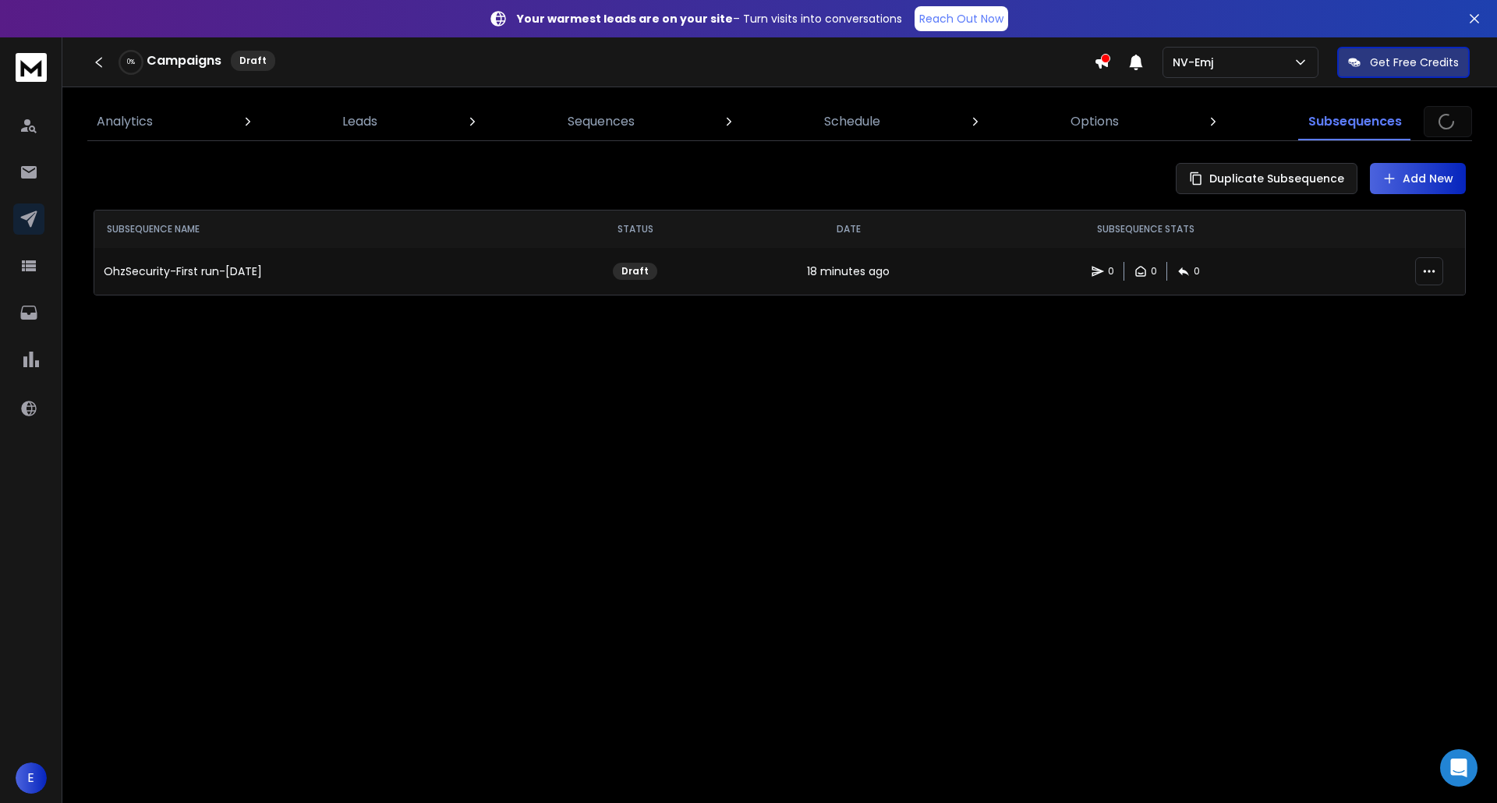
click at [852, 294] on td "18 minutes ago" at bounding box center [849, 271] width 263 height 47
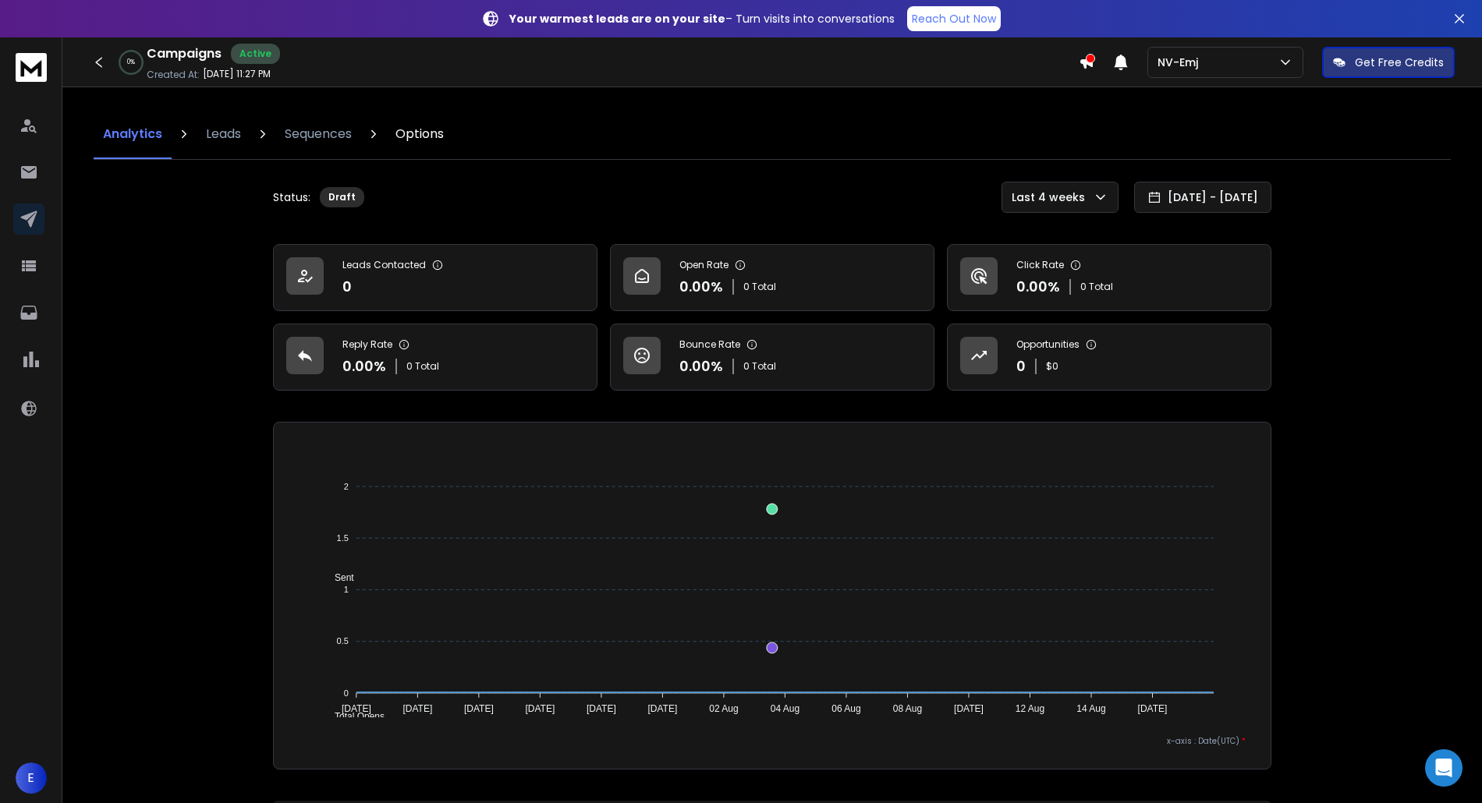
click at [406, 132] on p "Options" at bounding box center [419, 134] width 48 height 19
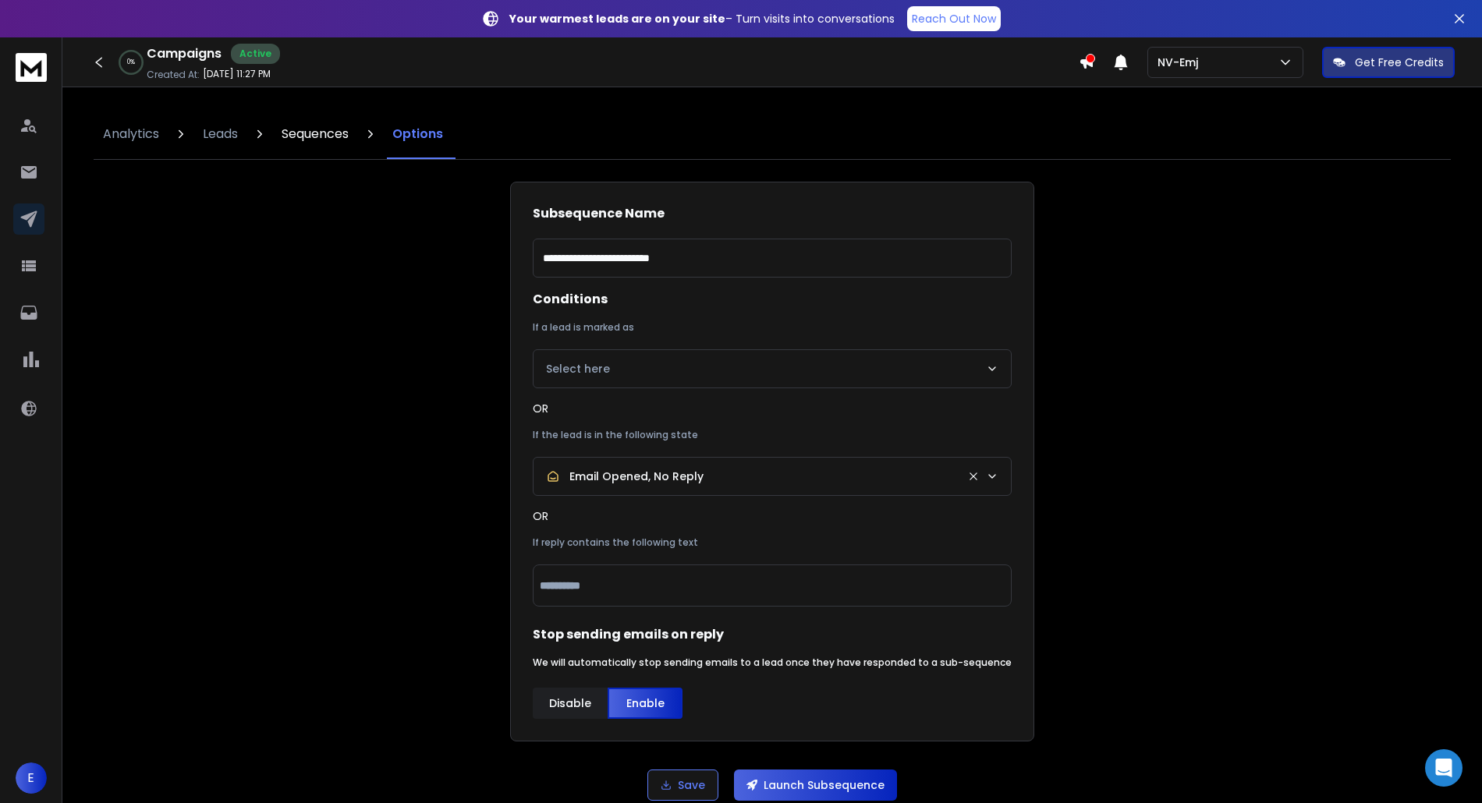
click at [325, 136] on p "Sequences" at bounding box center [315, 134] width 67 height 19
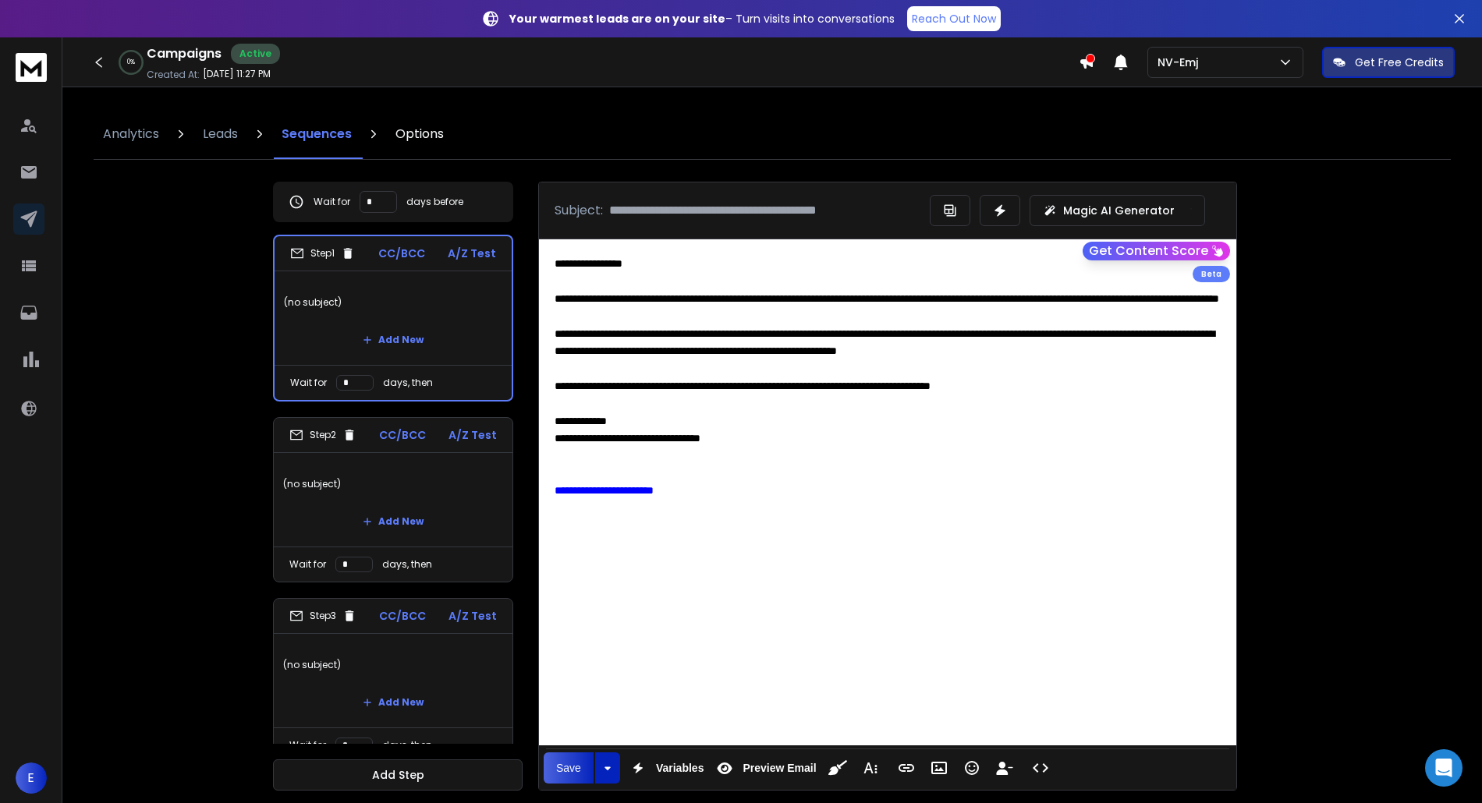
click at [416, 131] on p "Options" at bounding box center [419, 134] width 48 height 19
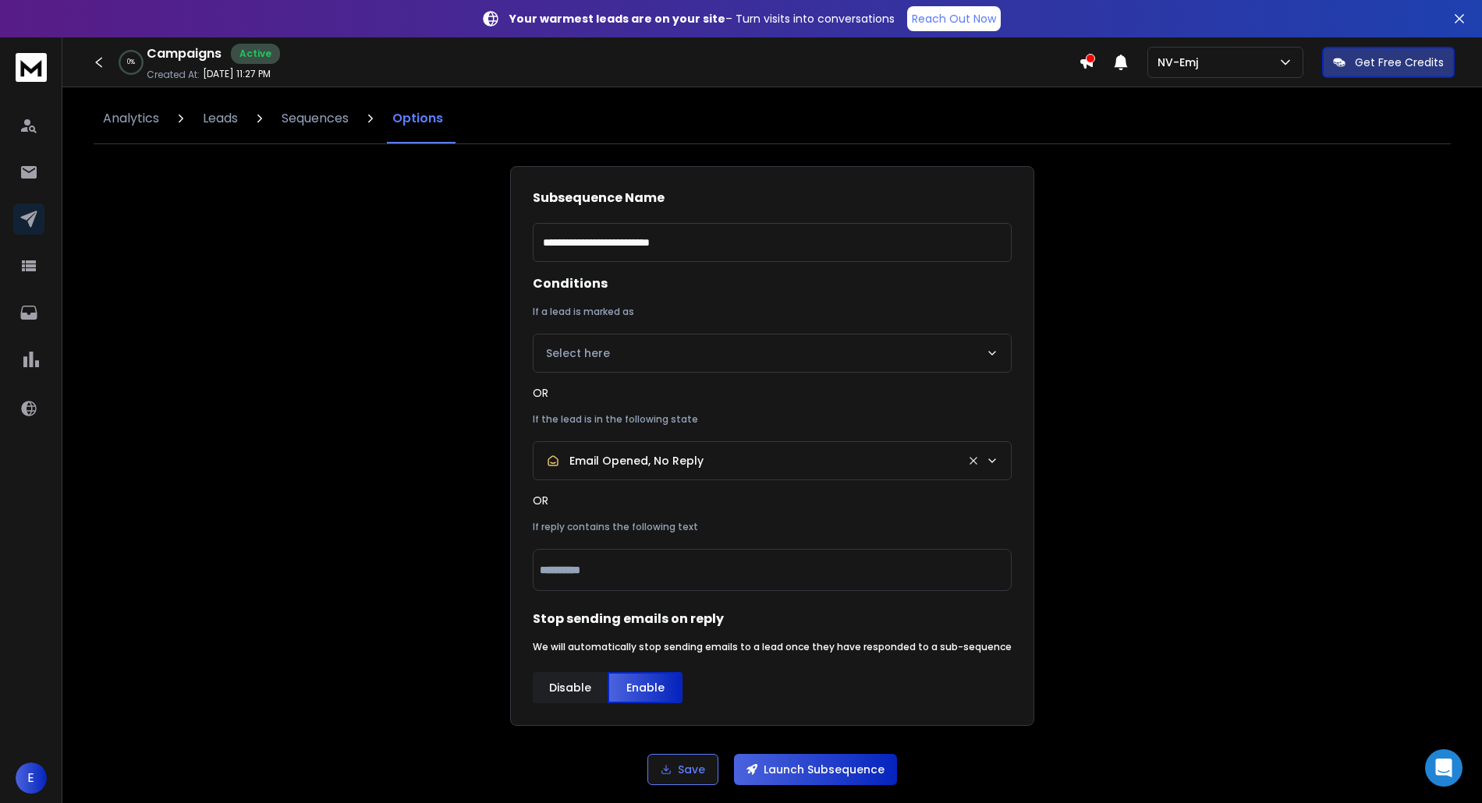
scroll to position [44, 0]
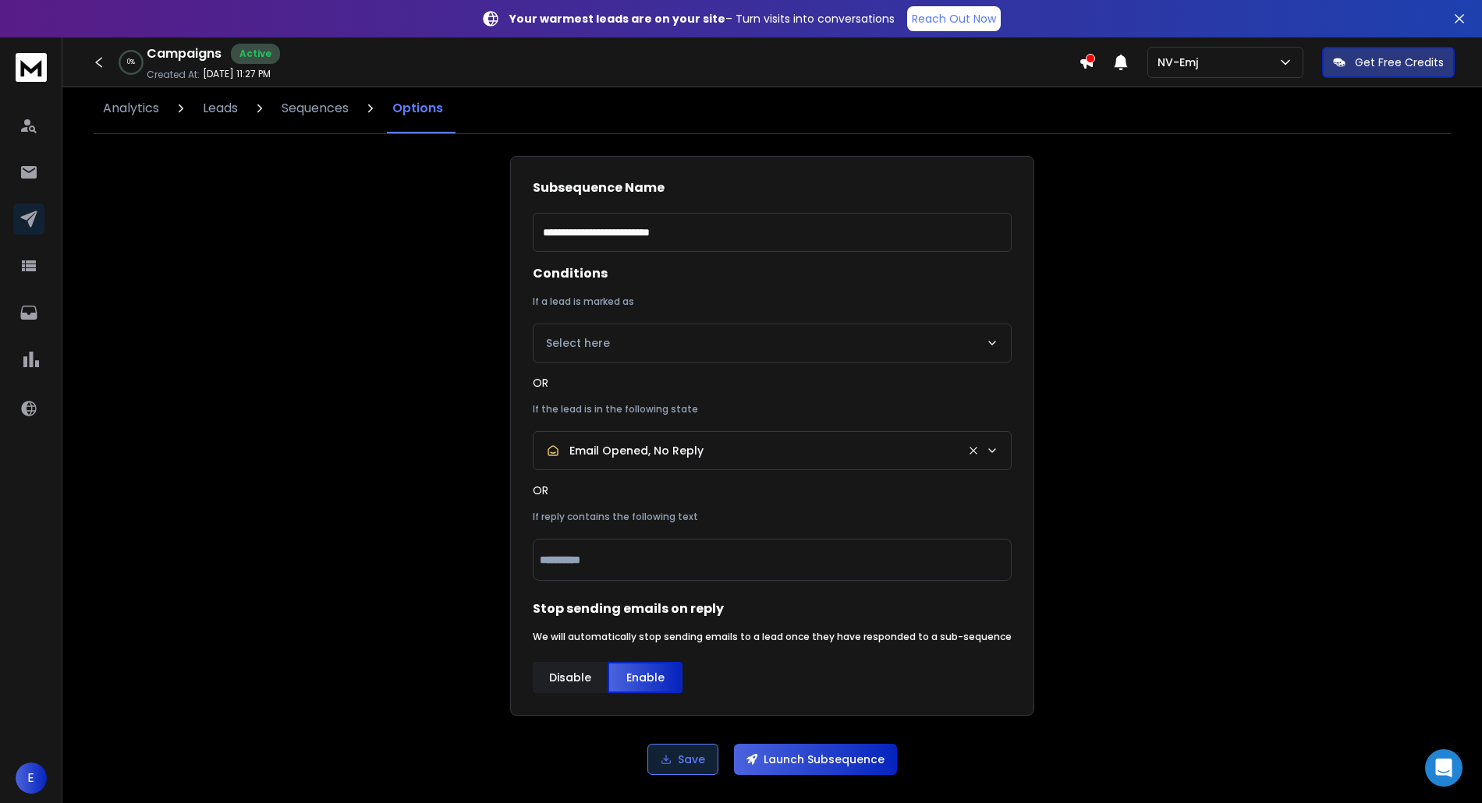
click at [659, 767] on button "Save" at bounding box center [682, 759] width 71 height 31
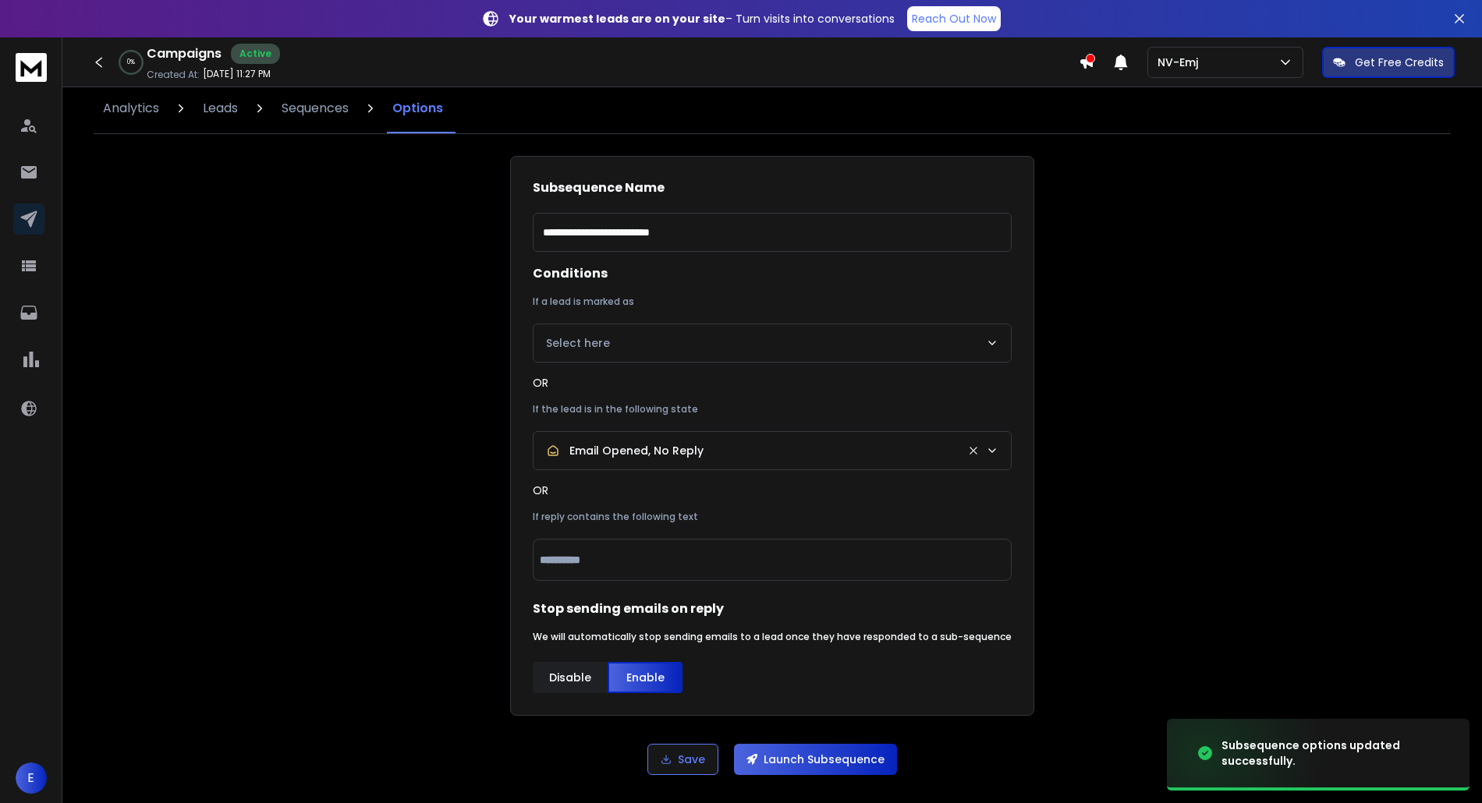
click at [817, 756] on button "Launch Subsequence" at bounding box center [815, 759] width 163 height 31
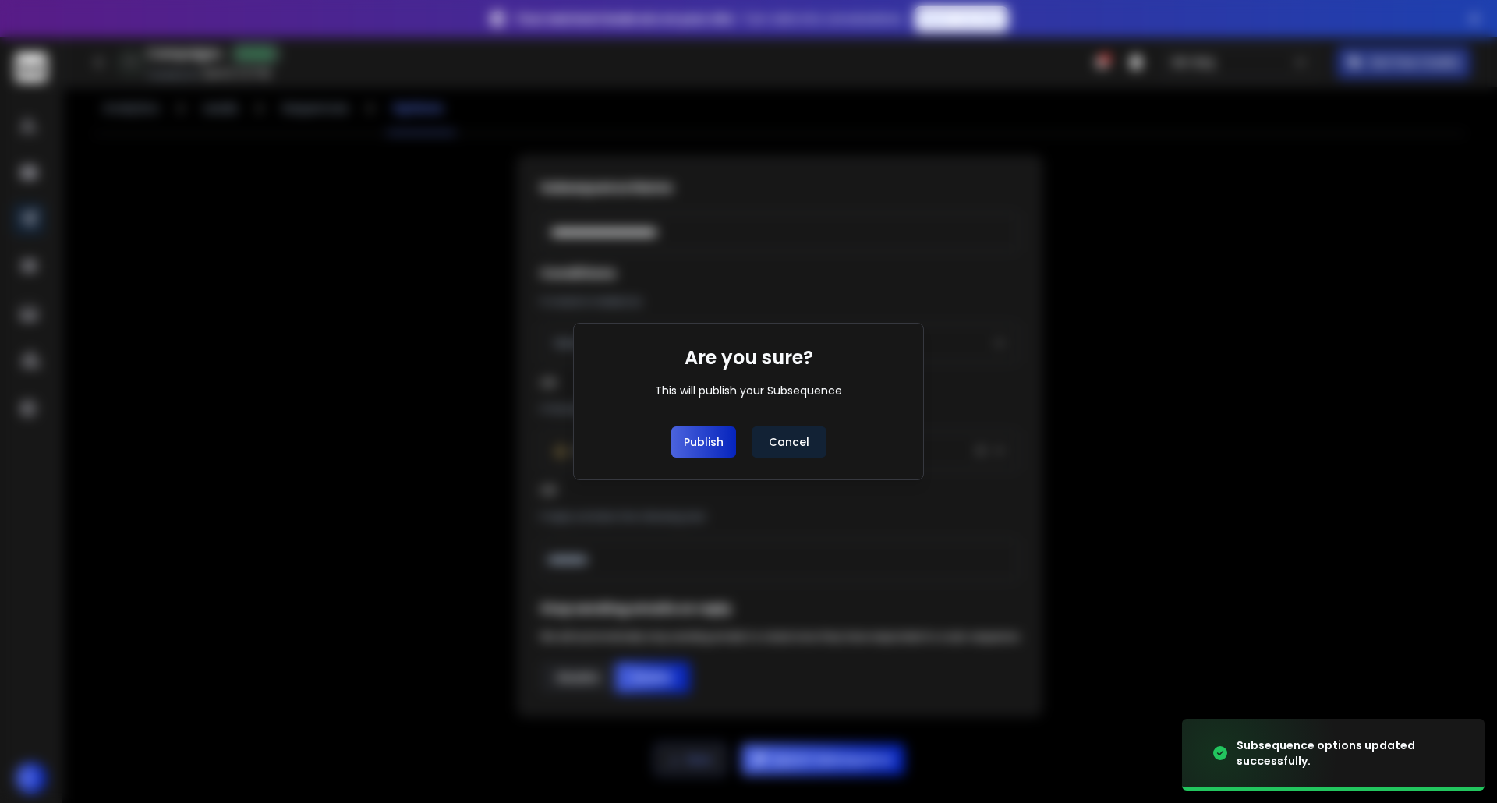
click at [708, 441] on button "Publish" at bounding box center [703, 442] width 65 height 31
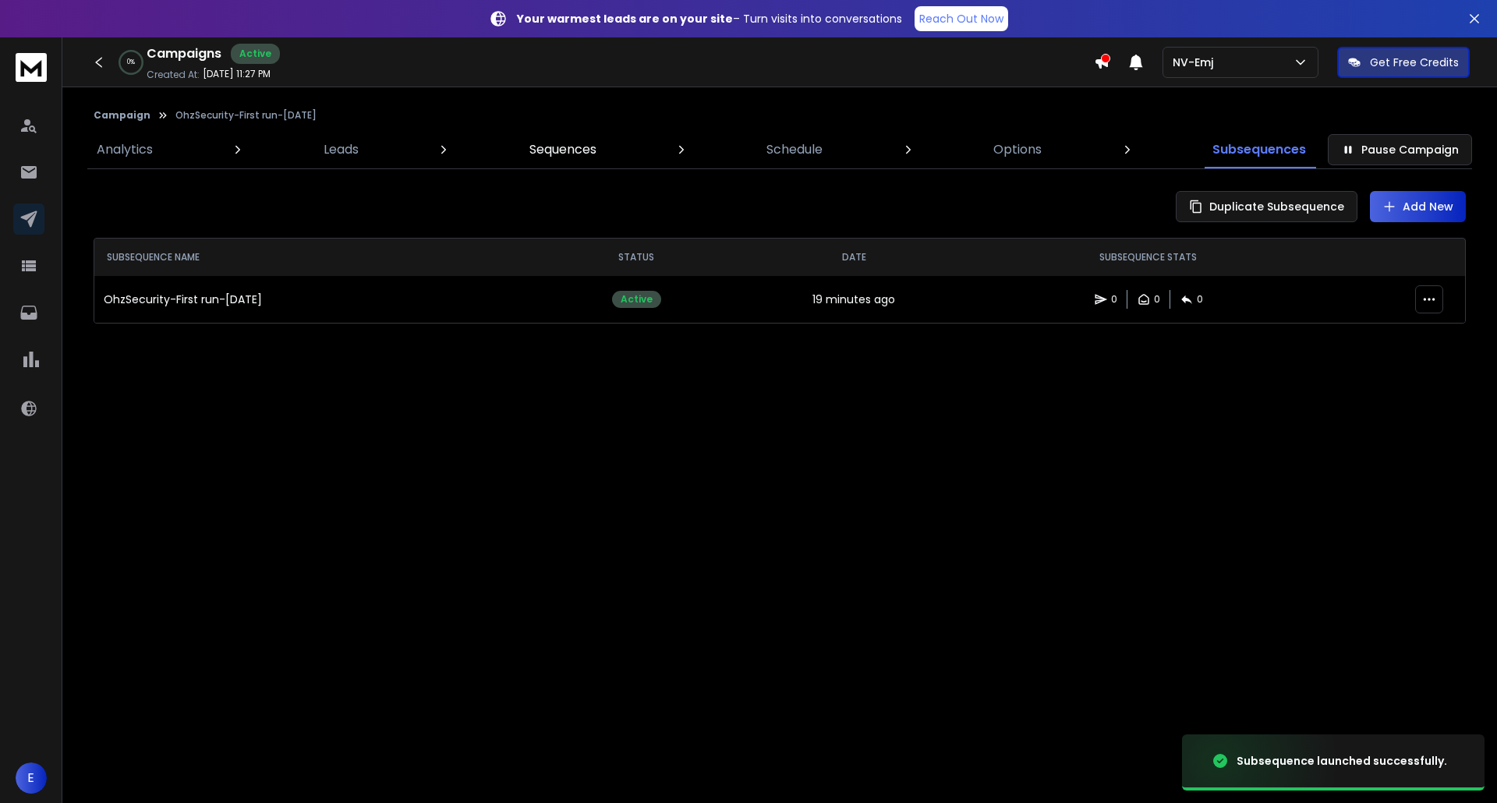
click at [540, 157] on p "Sequences" at bounding box center [563, 149] width 67 height 19
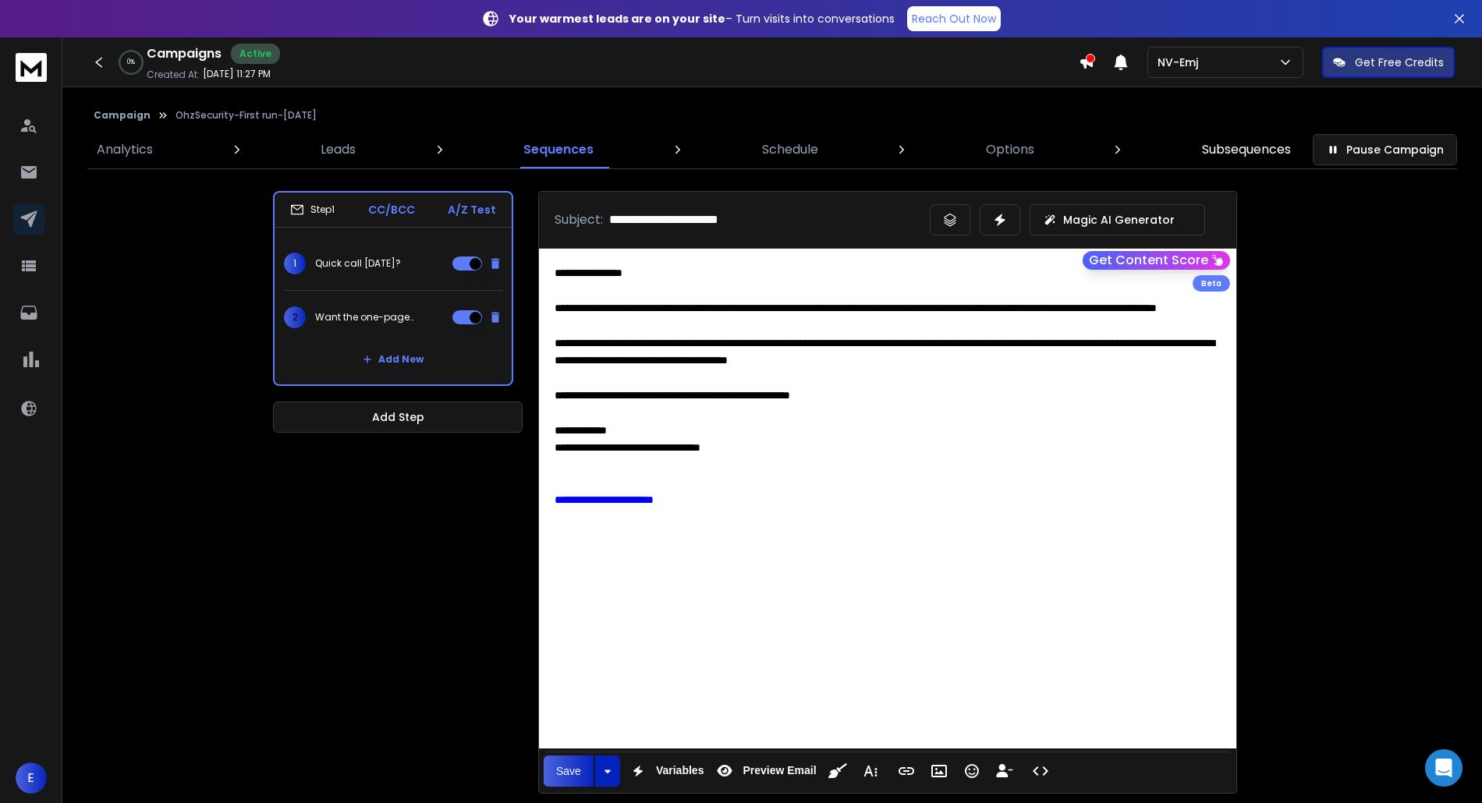
click at [1238, 151] on p "Subsequences" at bounding box center [1246, 149] width 89 height 19
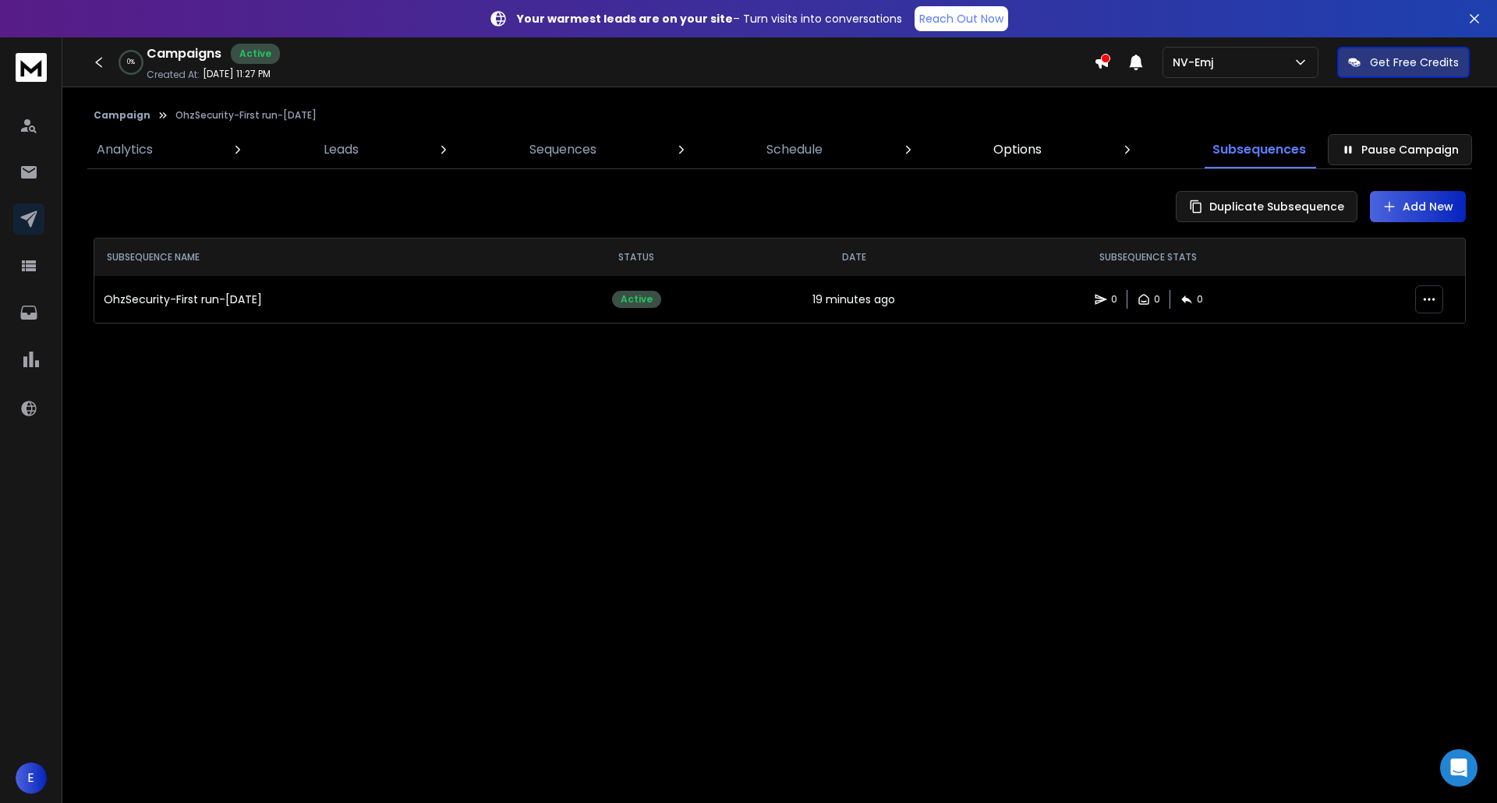
click at [1033, 154] on p "Options" at bounding box center [1018, 149] width 48 height 19
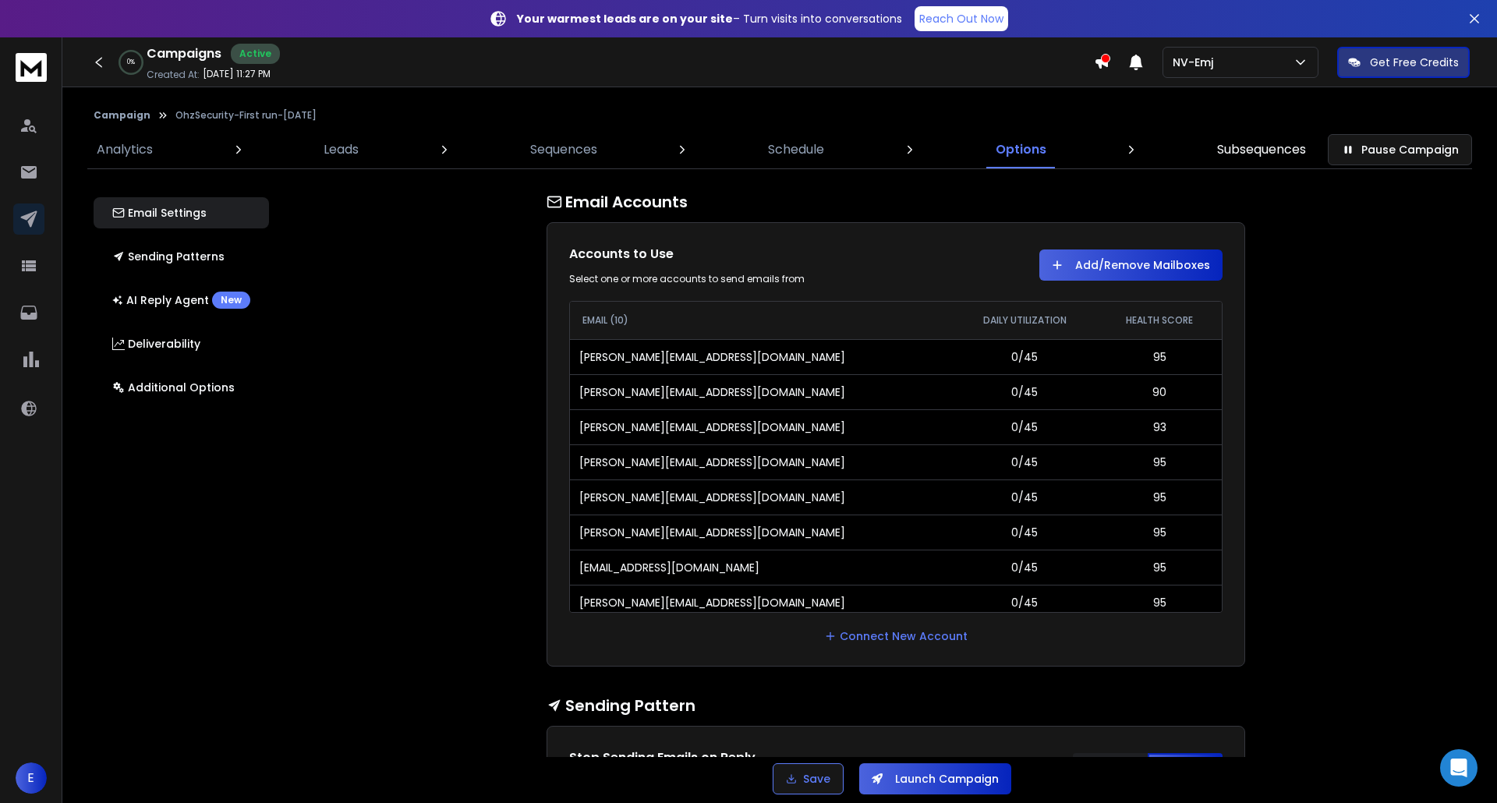
click at [1208, 154] on link "Subsequences" at bounding box center [1262, 149] width 108 height 37
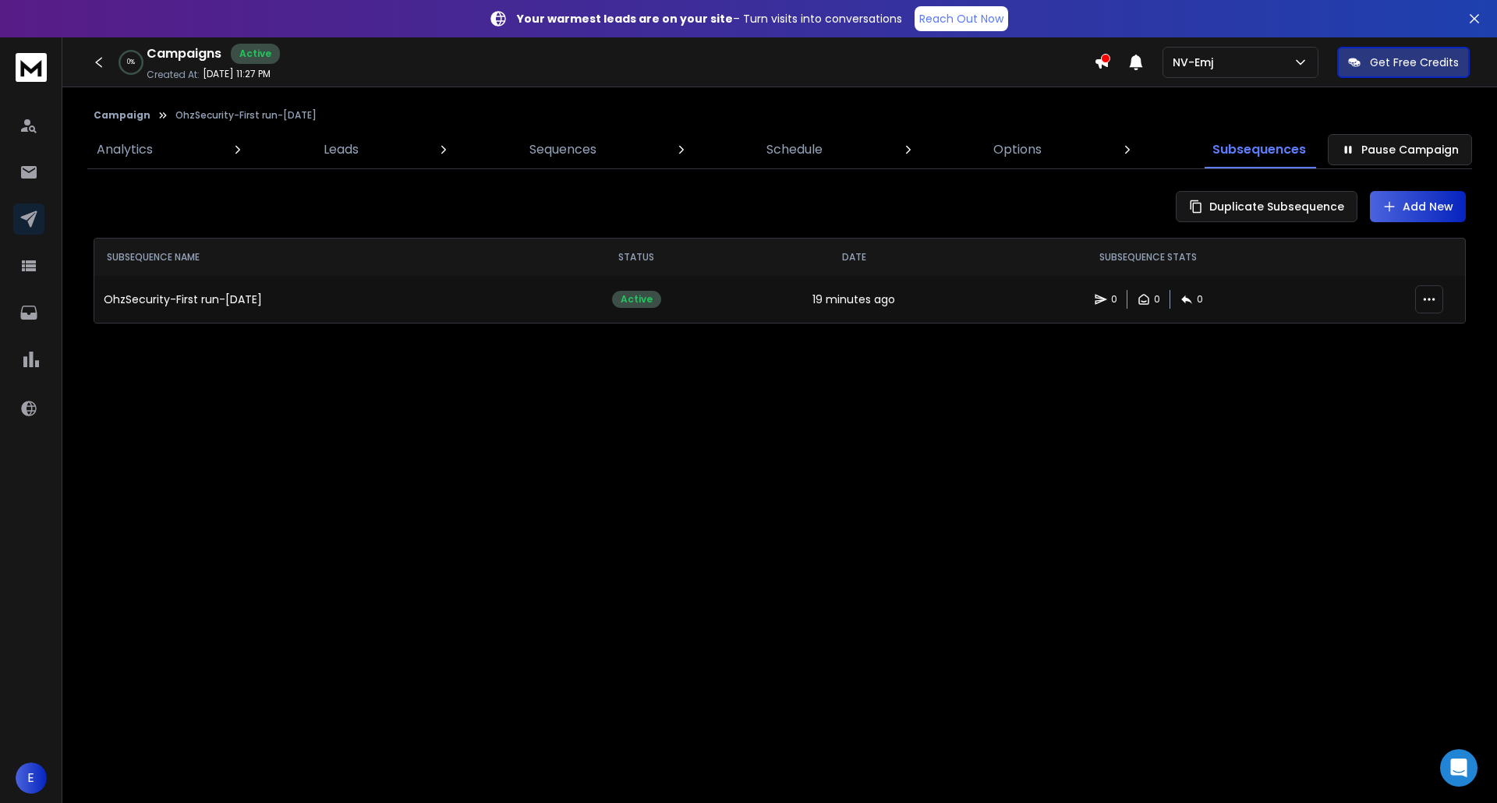
click at [890, 307] on td "19 minutes ago" at bounding box center [854, 299] width 260 height 47
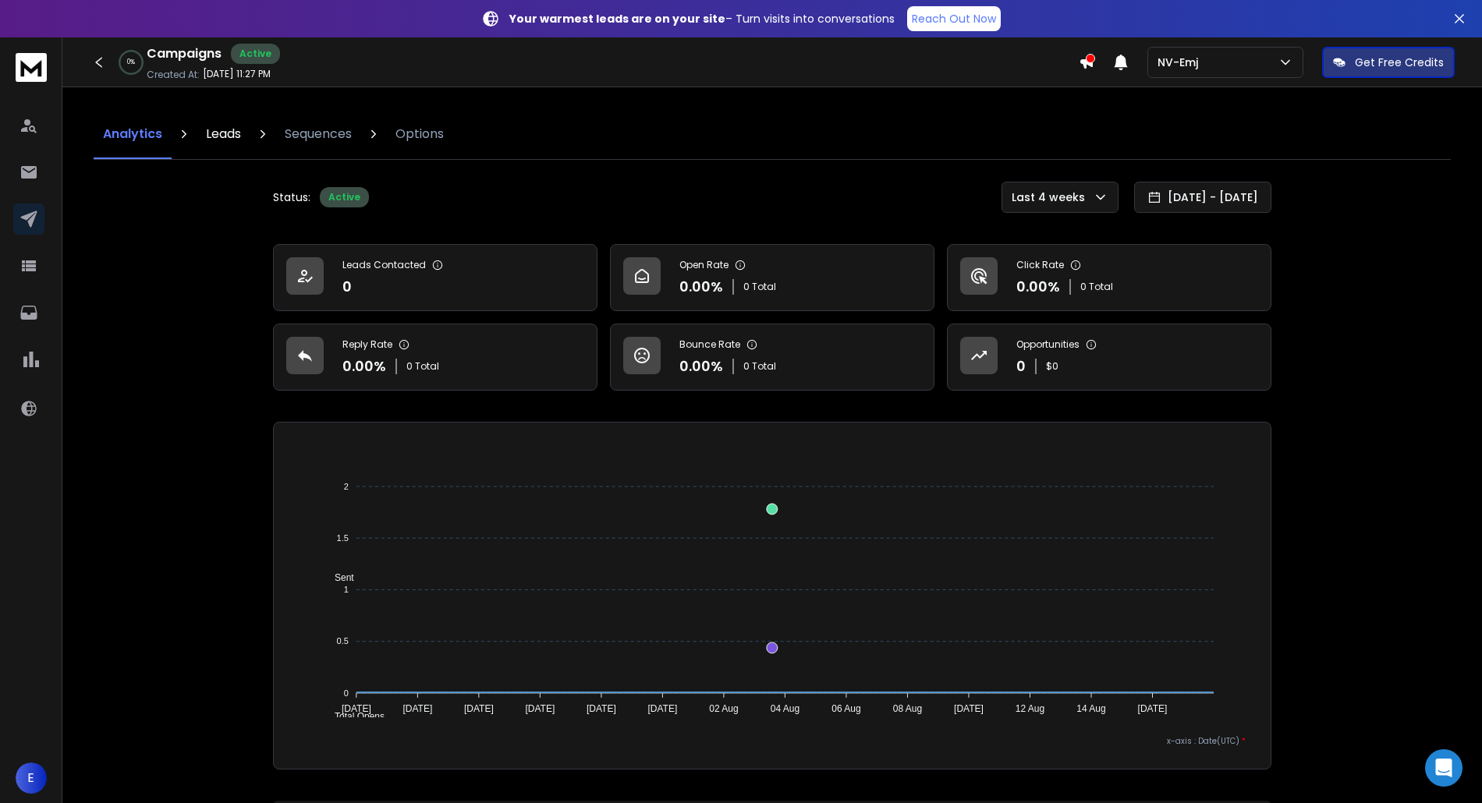
click at [232, 140] on p "Leads" at bounding box center [223, 134] width 35 height 19
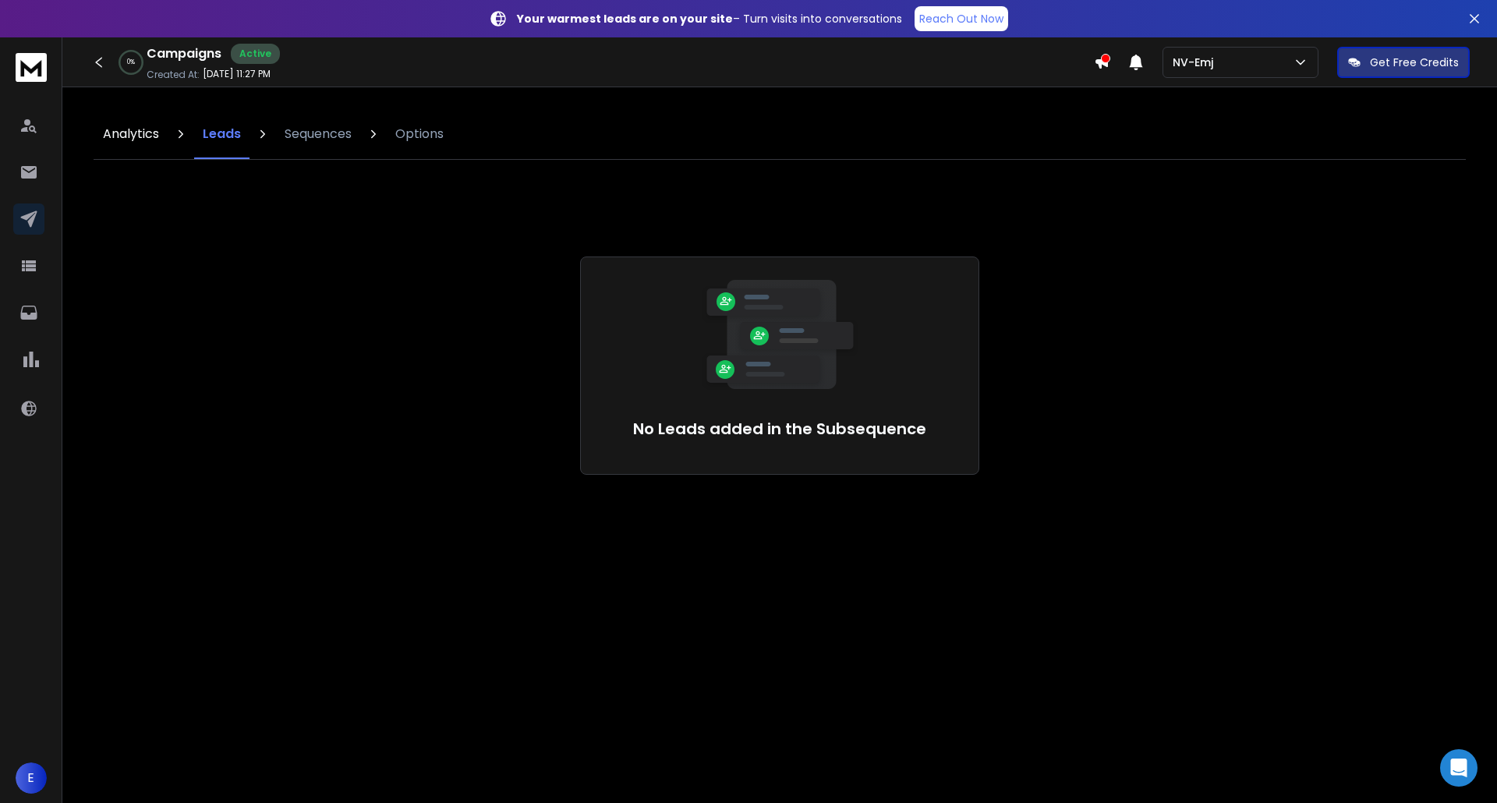
click at [151, 147] on link "Analytics" at bounding box center [131, 134] width 75 height 50
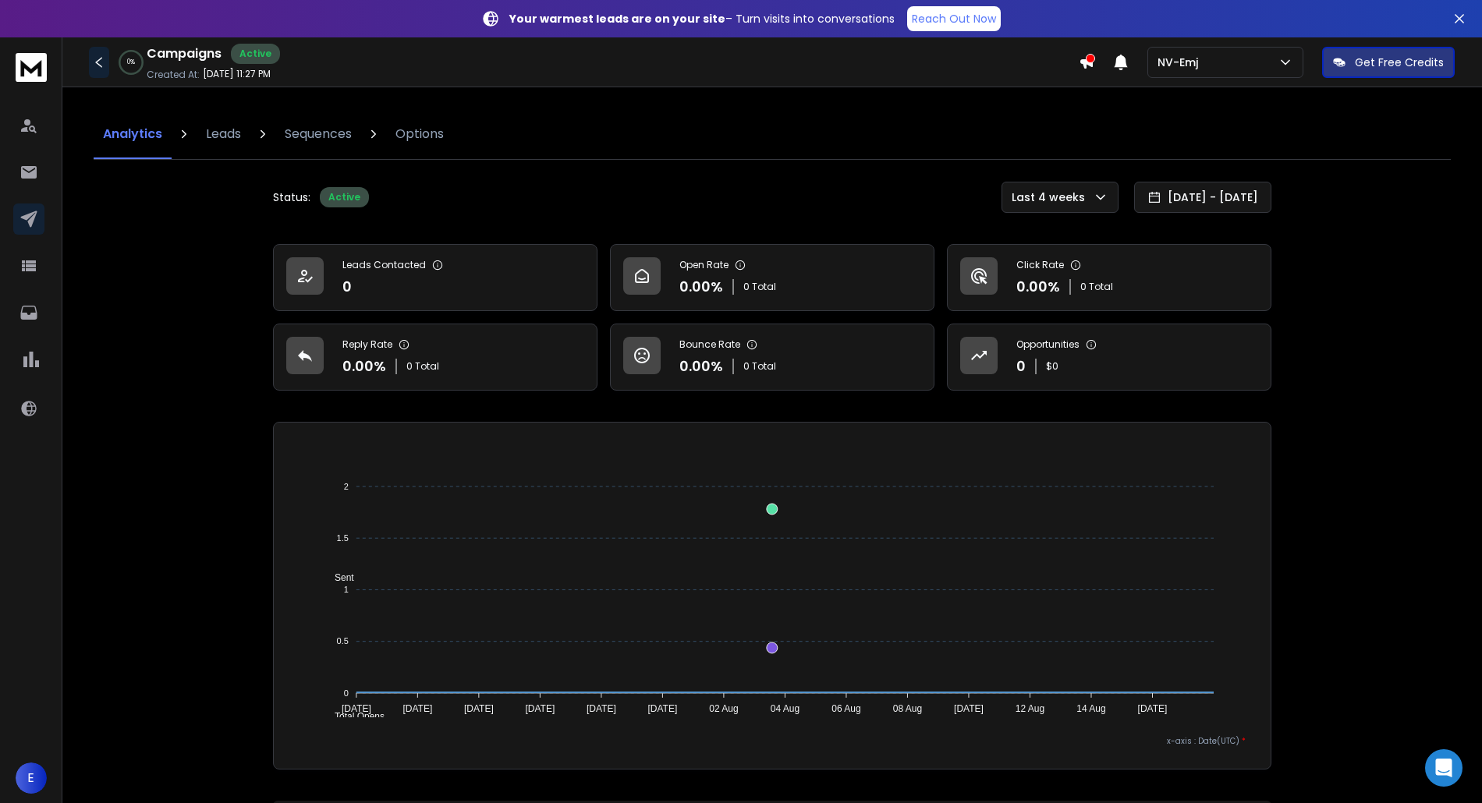
click at [89, 54] on button at bounding box center [99, 62] width 20 height 31
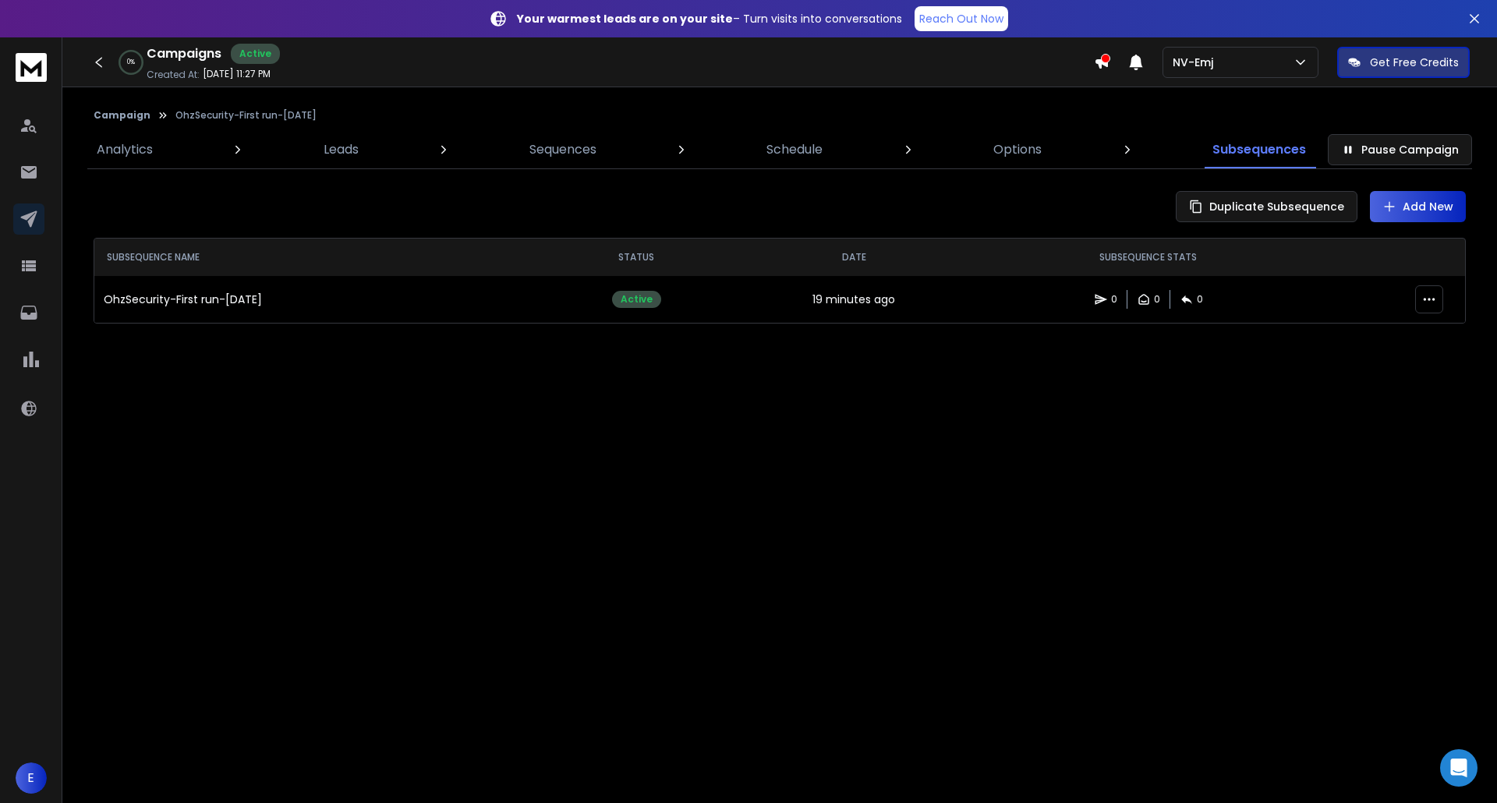
drag, startPoint x: 94, startPoint y: 58, endPoint x: 95, endPoint y: 66, distance: 8.0
click at [94, 59] on icon at bounding box center [99, 62] width 14 height 14
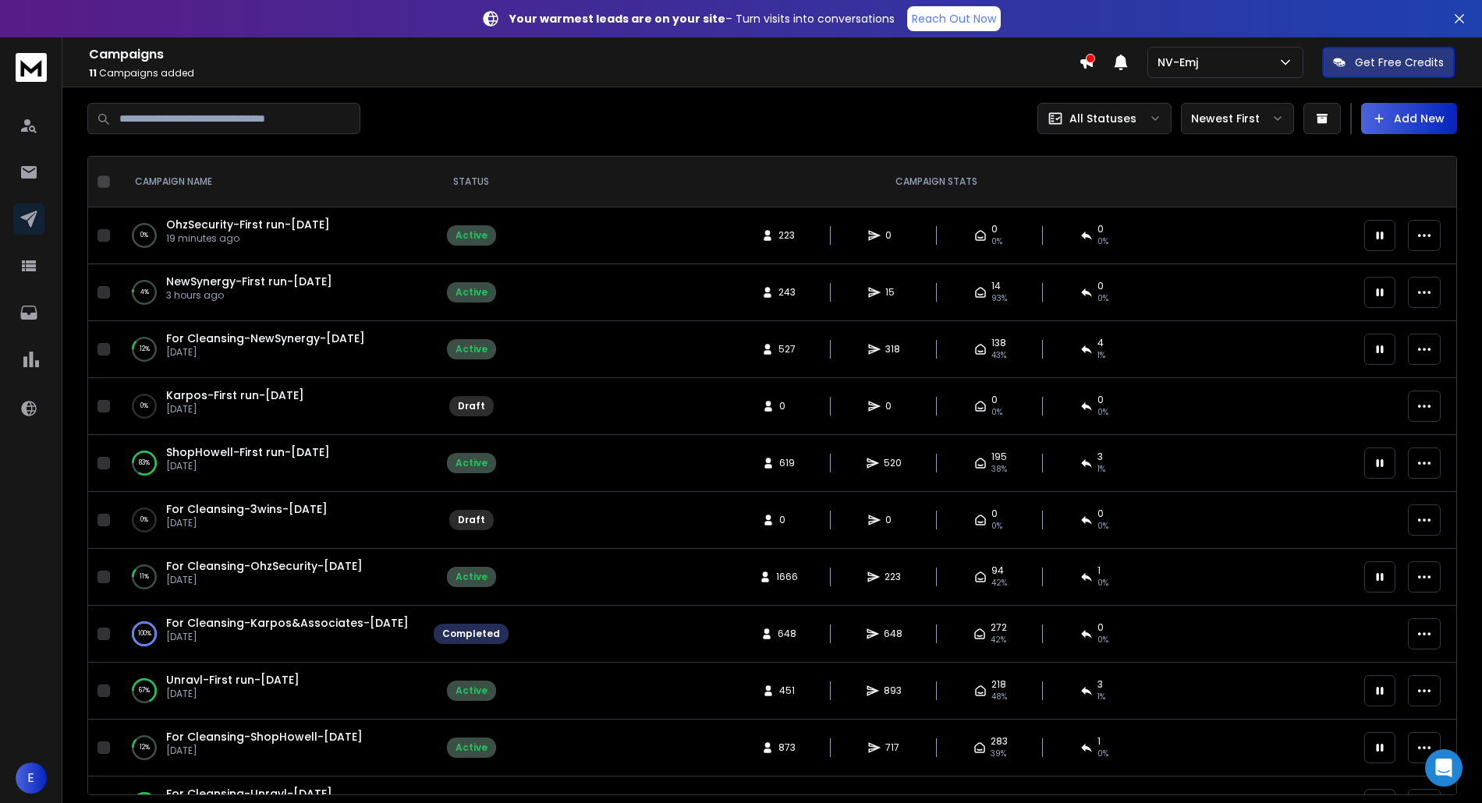
click at [323, 235] on div "0 % OhzSecurity-First run-[DATE] minutes ago" at bounding box center [270, 235] width 277 height 37
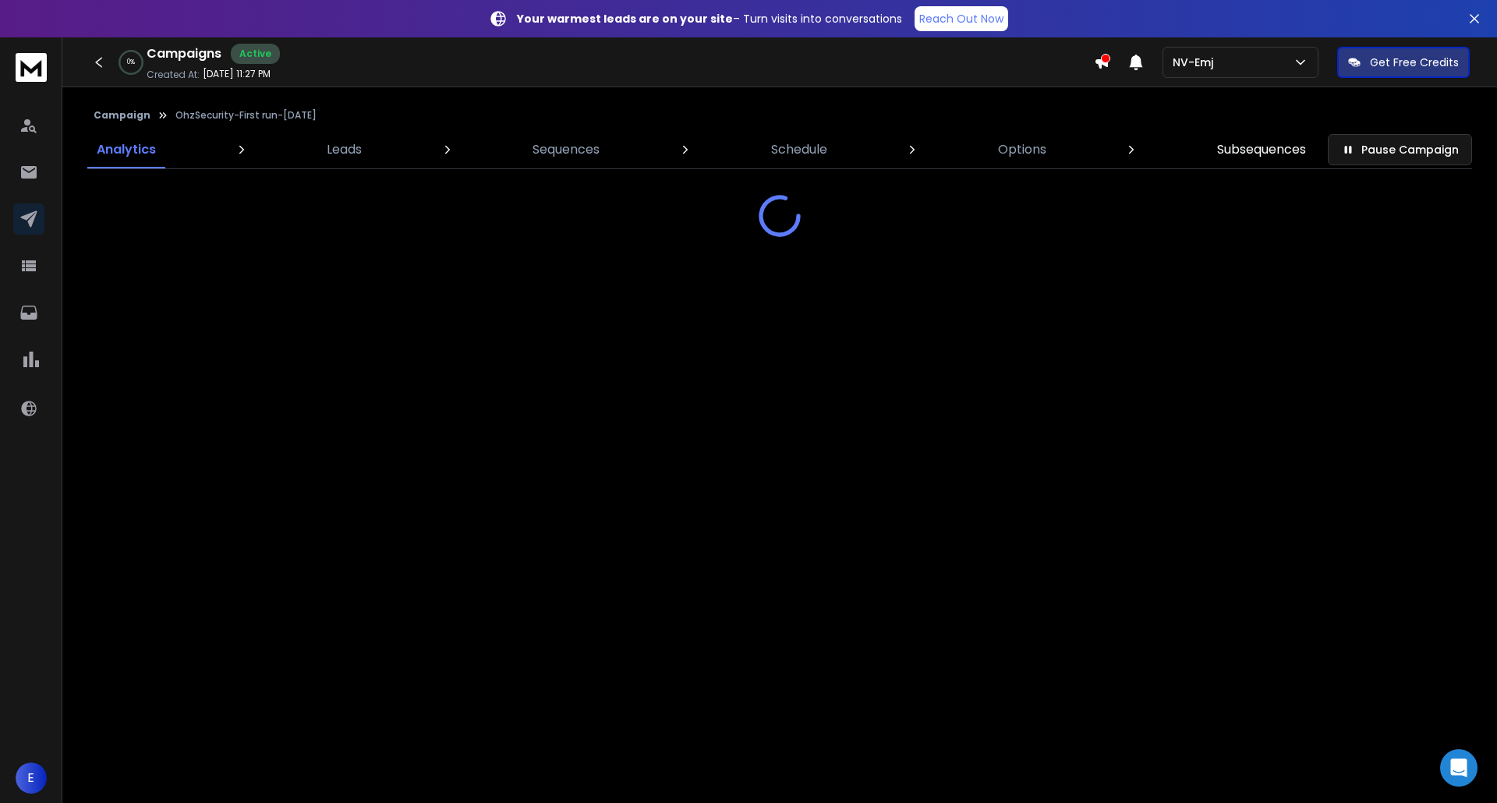
click at [1239, 142] on p "Subsequences" at bounding box center [1261, 149] width 89 height 19
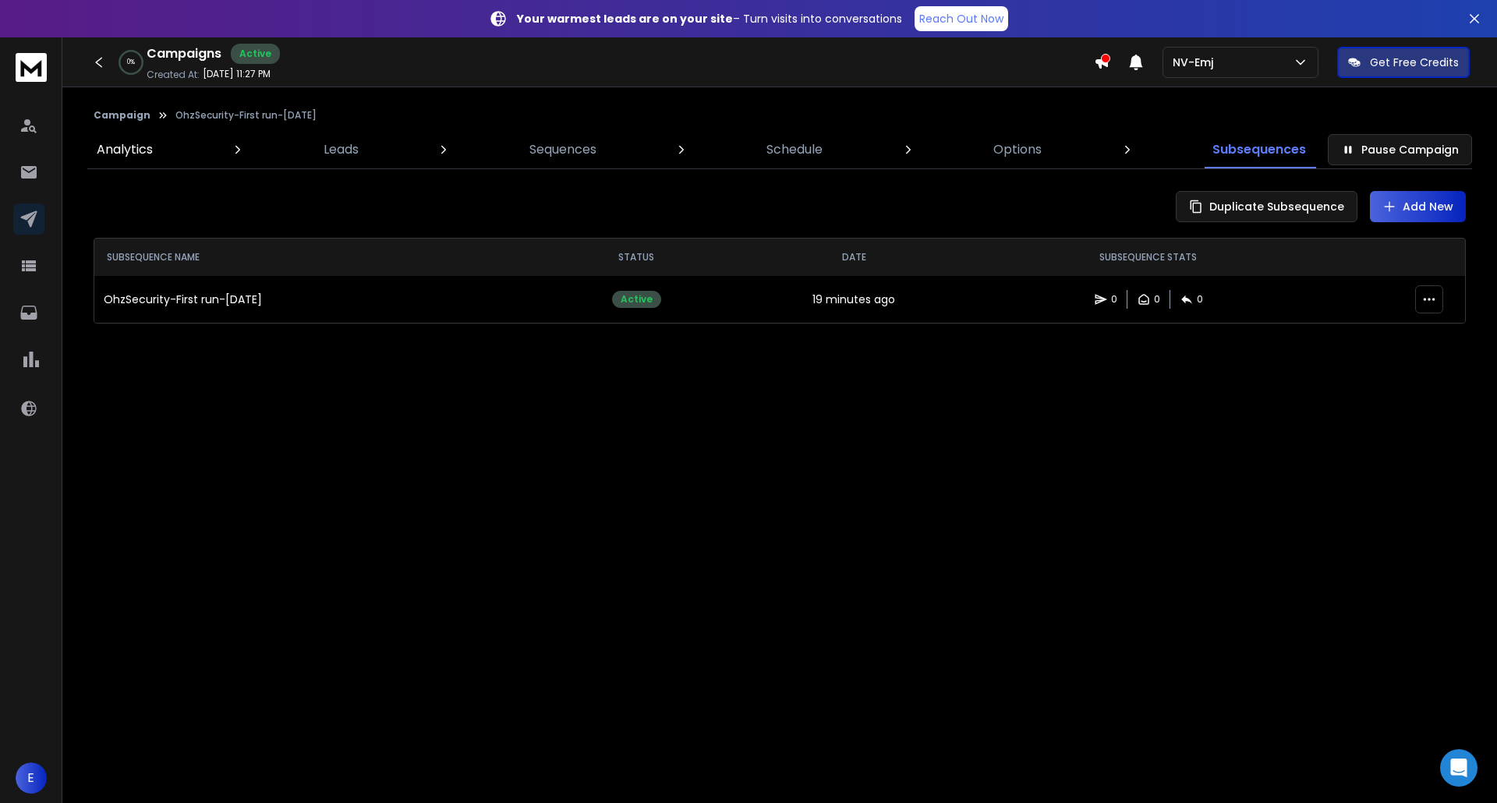
click at [128, 148] on p "Analytics" at bounding box center [125, 149] width 56 height 19
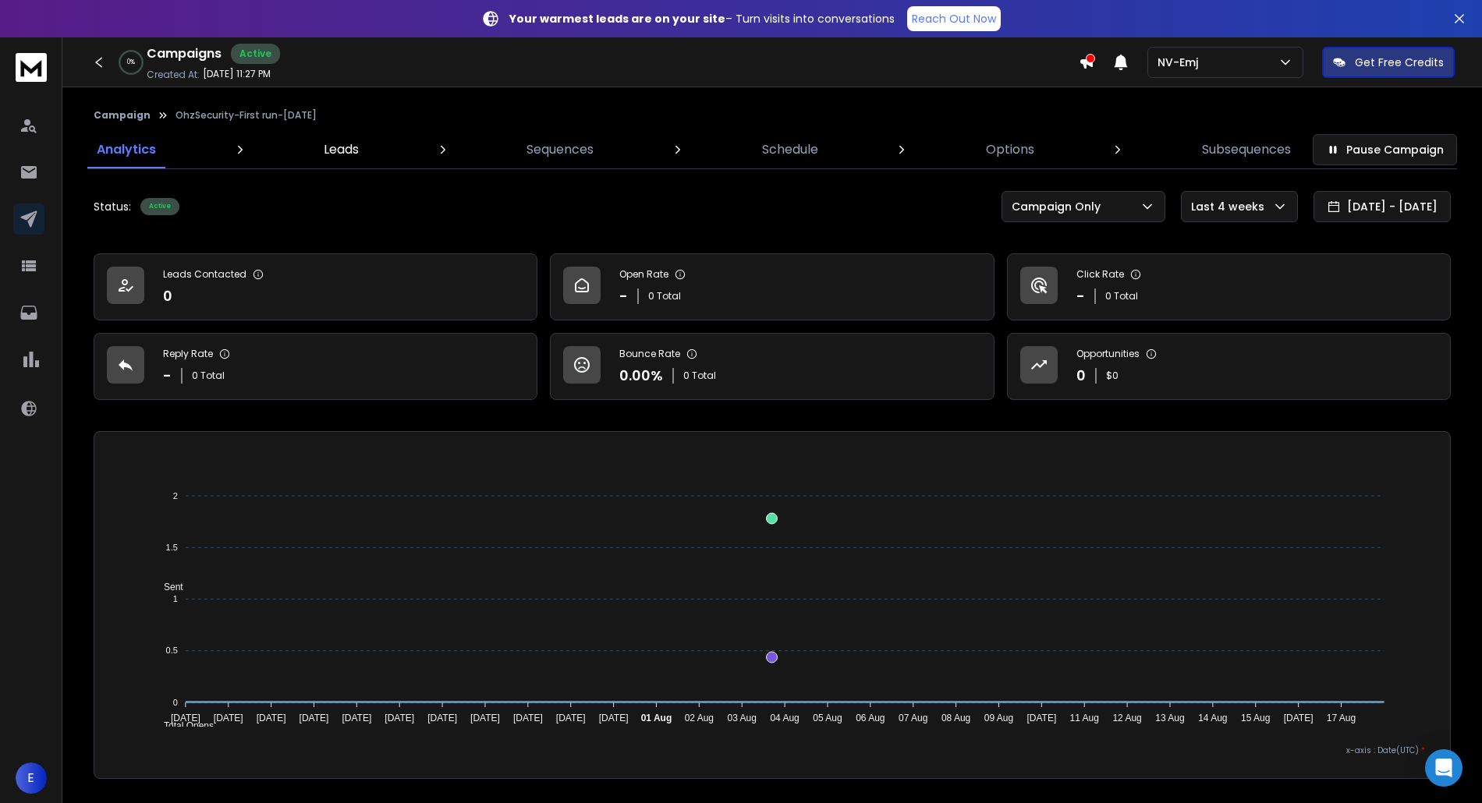
click at [353, 133] on link "Leads" at bounding box center [341, 149] width 54 height 37
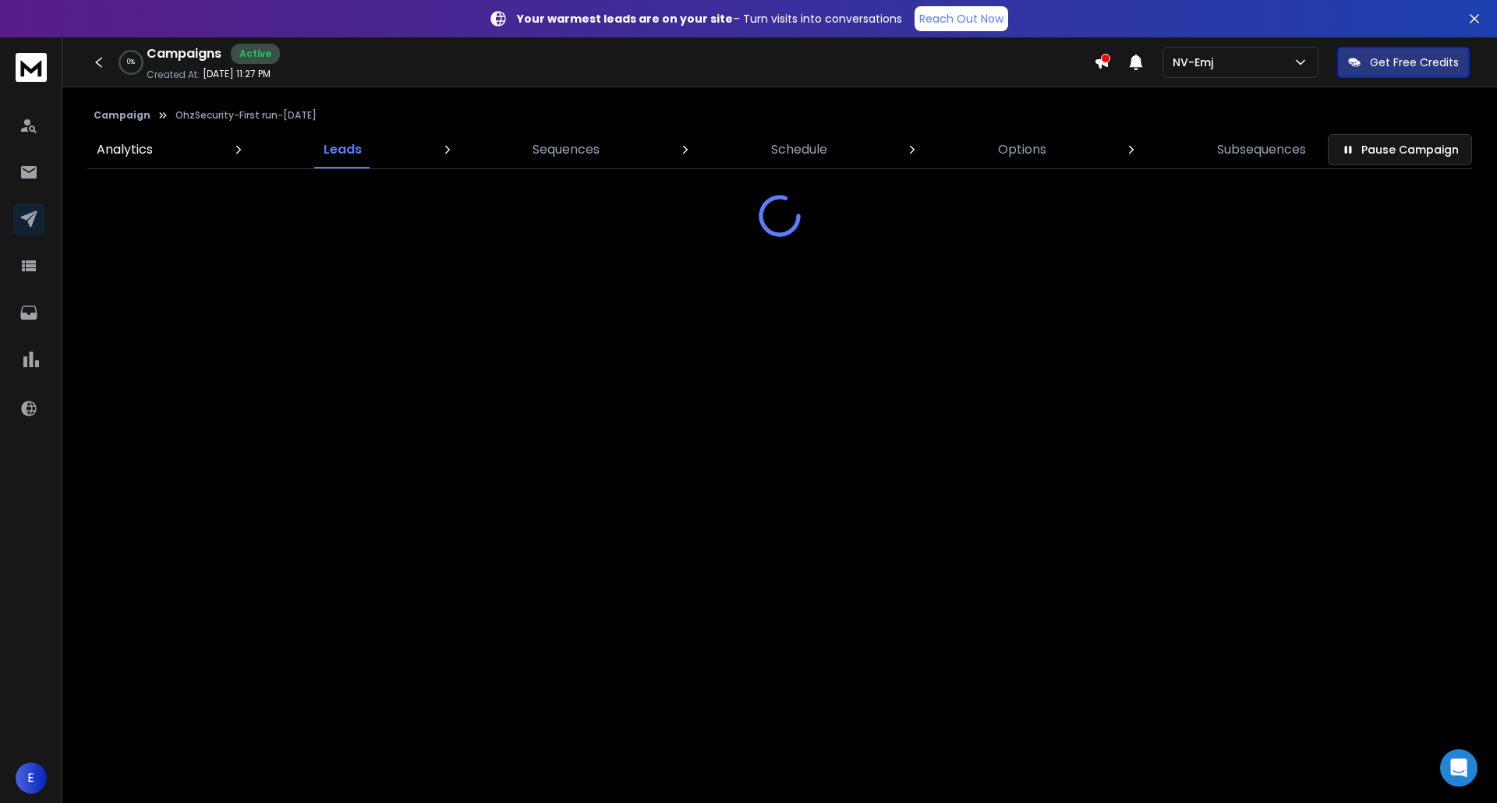
click at [114, 157] on p "Analytics" at bounding box center [125, 149] width 56 height 19
drag, startPoint x: 100, startPoint y: 58, endPoint x: 110, endPoint y: 82, distance: 26.2
click at [98, 59] on icon at bounding box center [98, 62] width 6 height 10
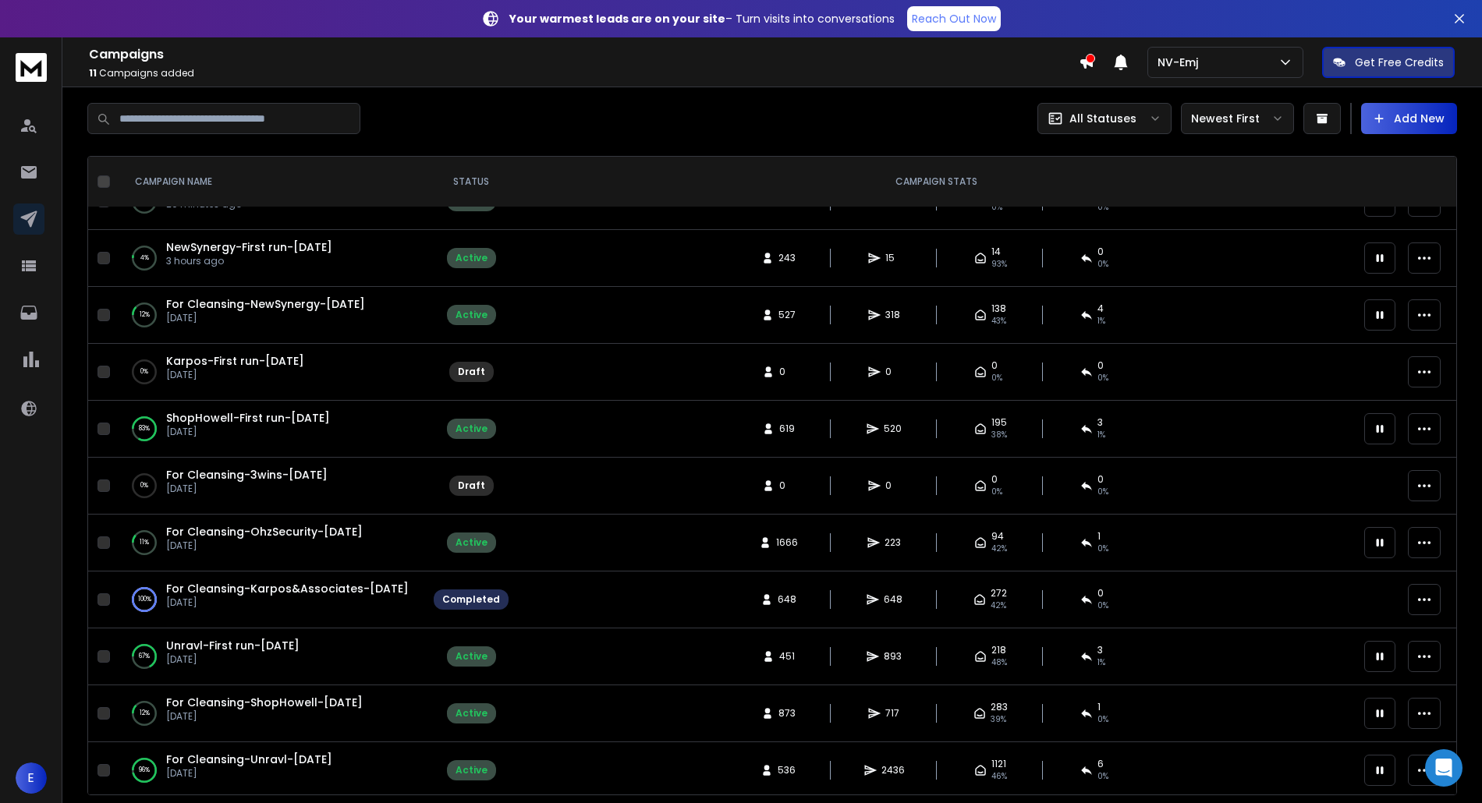
scroll to position [53, 0]
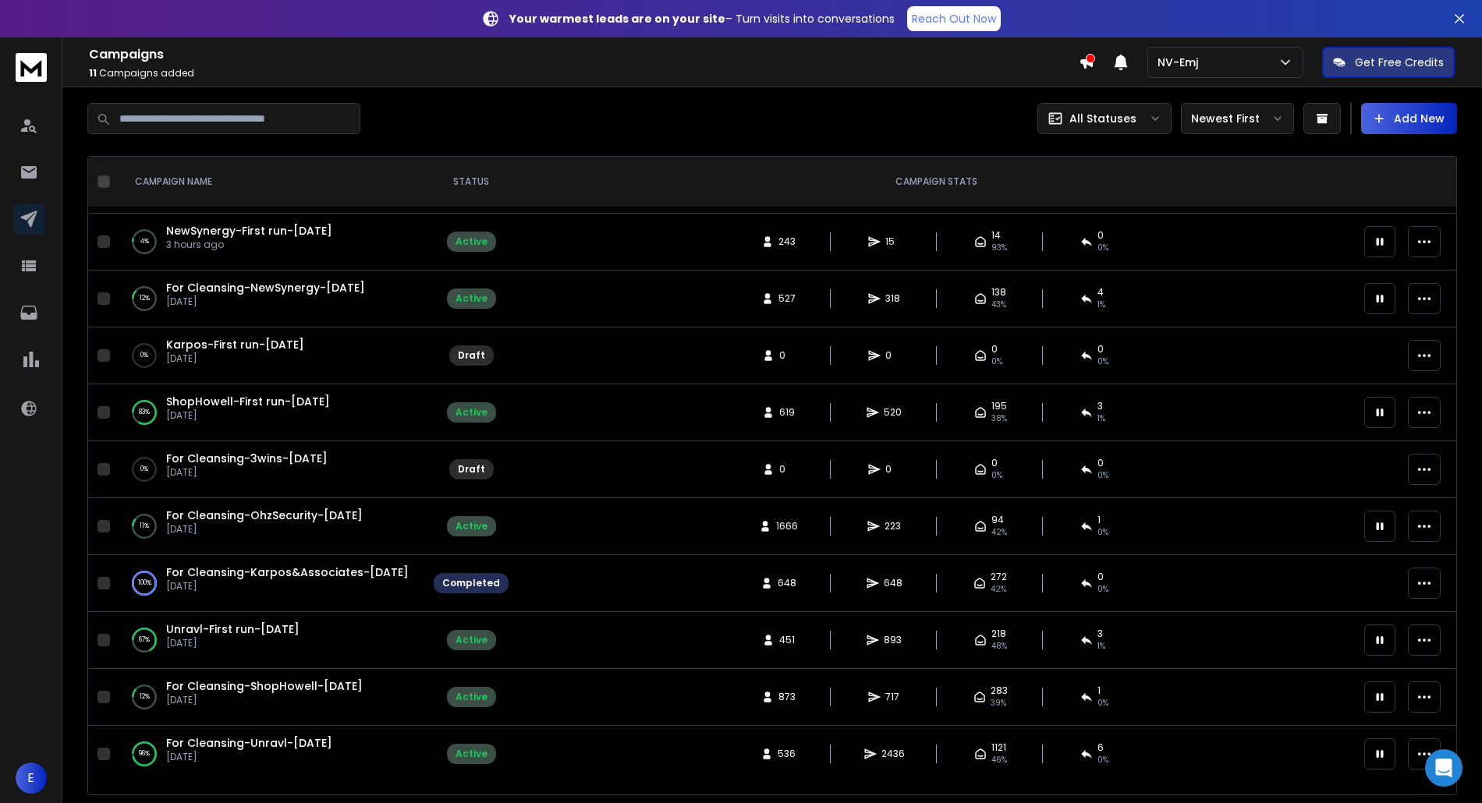
click at [328, 638] on div "67 % Unravl-First run-[DATE][DATE]" at bounding box center [270, 640] width 277 height 37
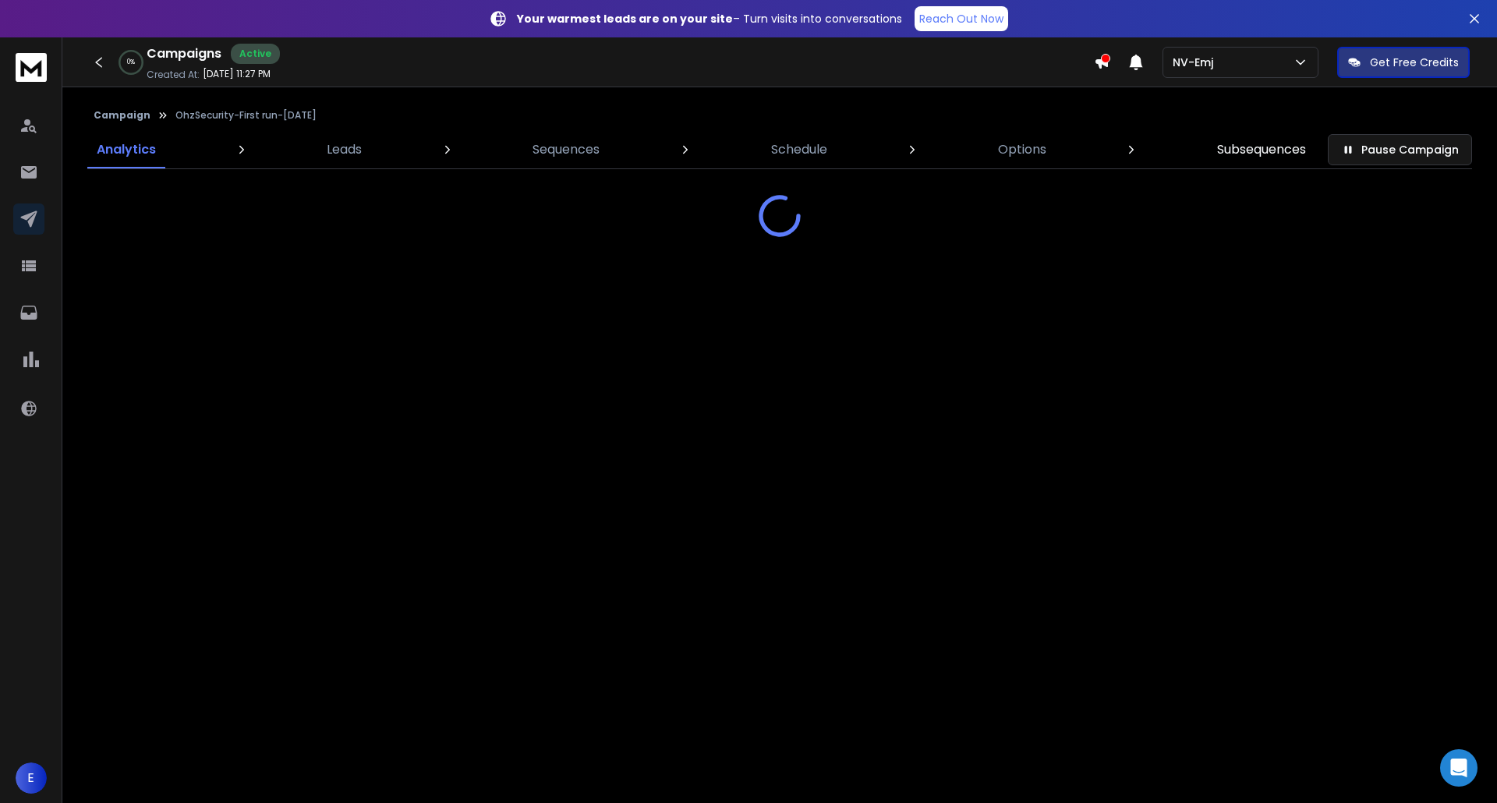
click at [1256, 154] on p "Subsequences" at bounding box center [1261, 149] width 89 height 19
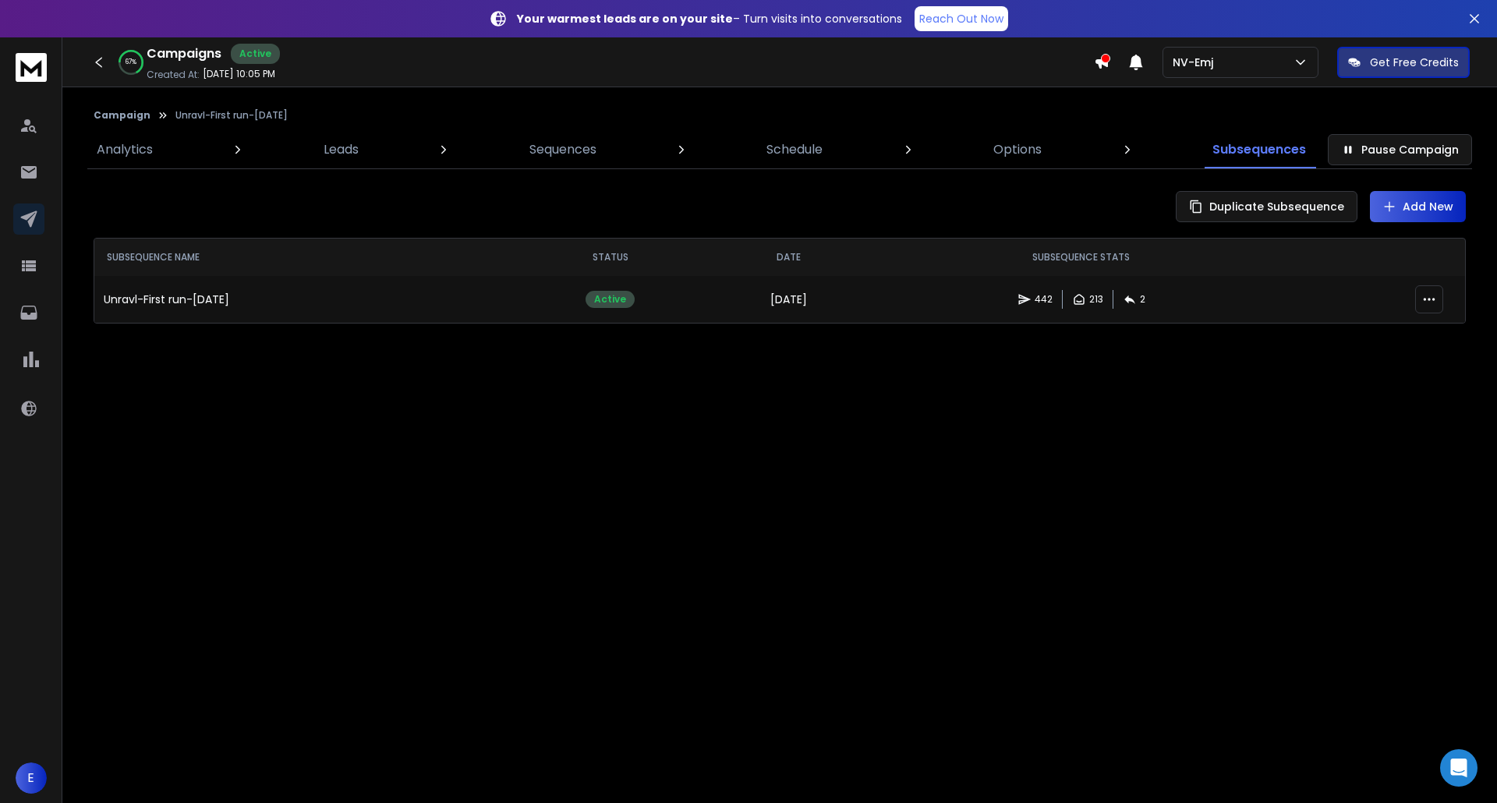
click at [709, 318] on td "[DATE]" at bounding box center [789, 299] width 161 height 47
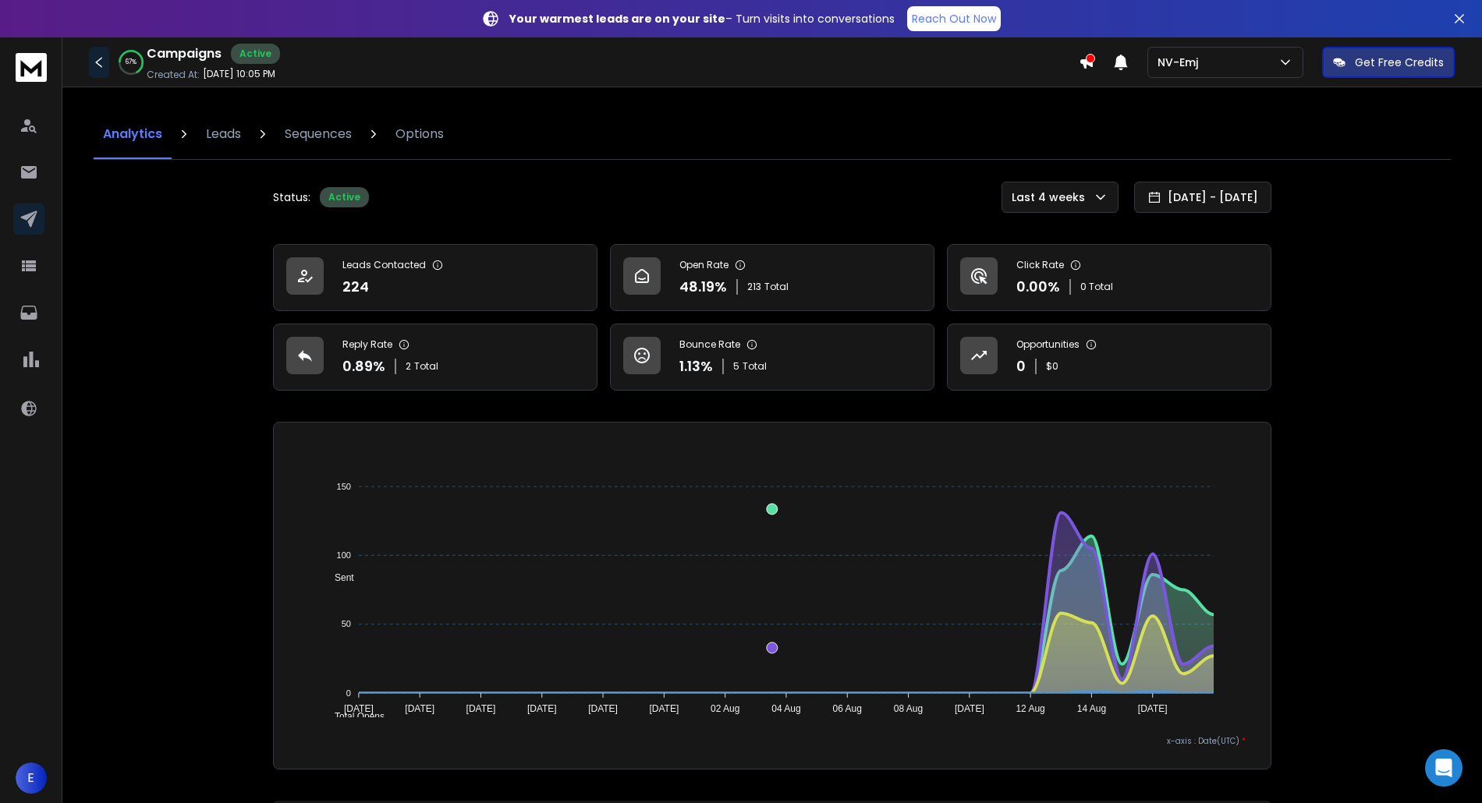
click at [98, 69] on button at bounding box center [99, 62] width 20 height 31
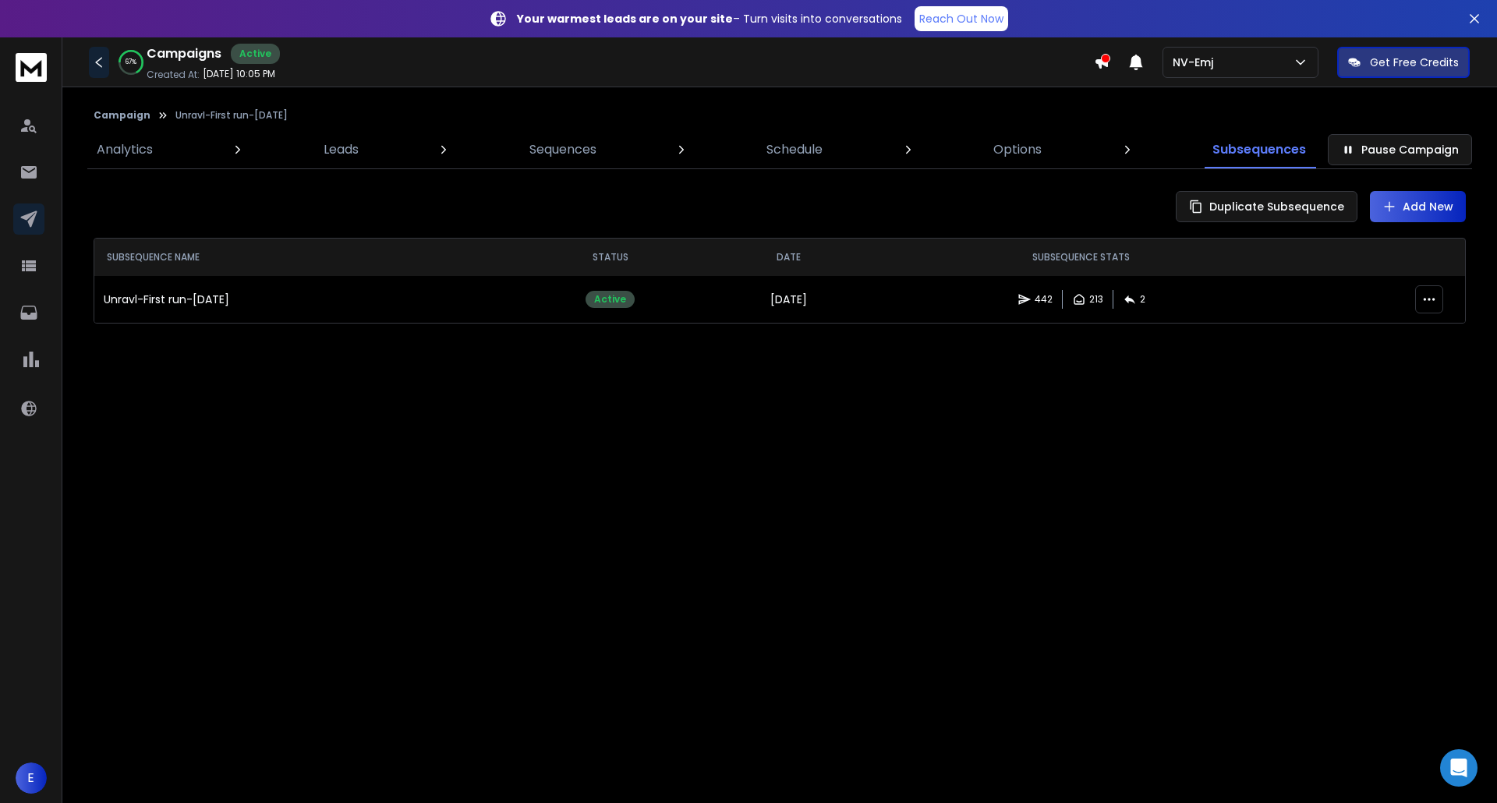
click at [101, 70] on button at bounding box center [99, 62] width 20 height 31
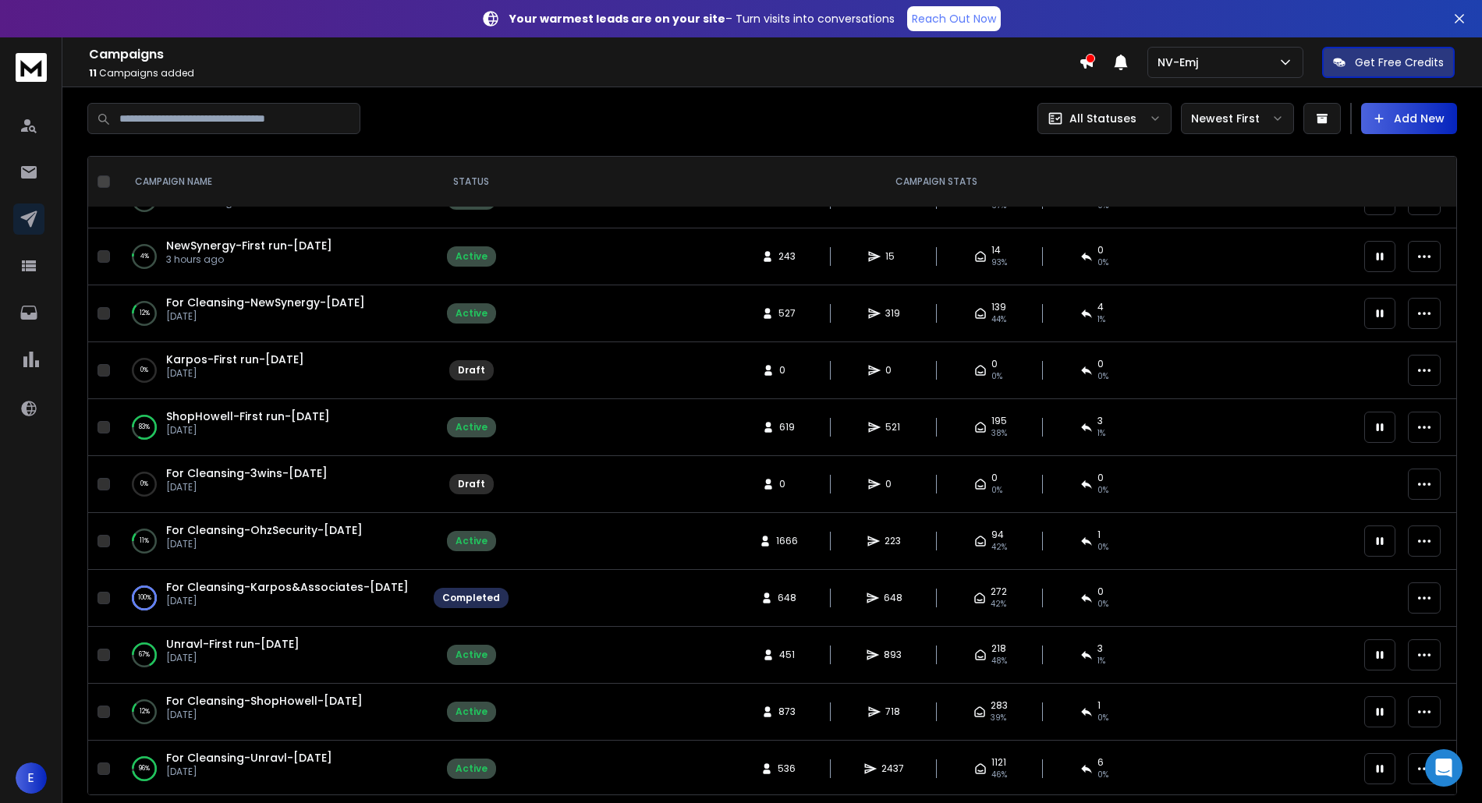
scroll to position [53, 0]
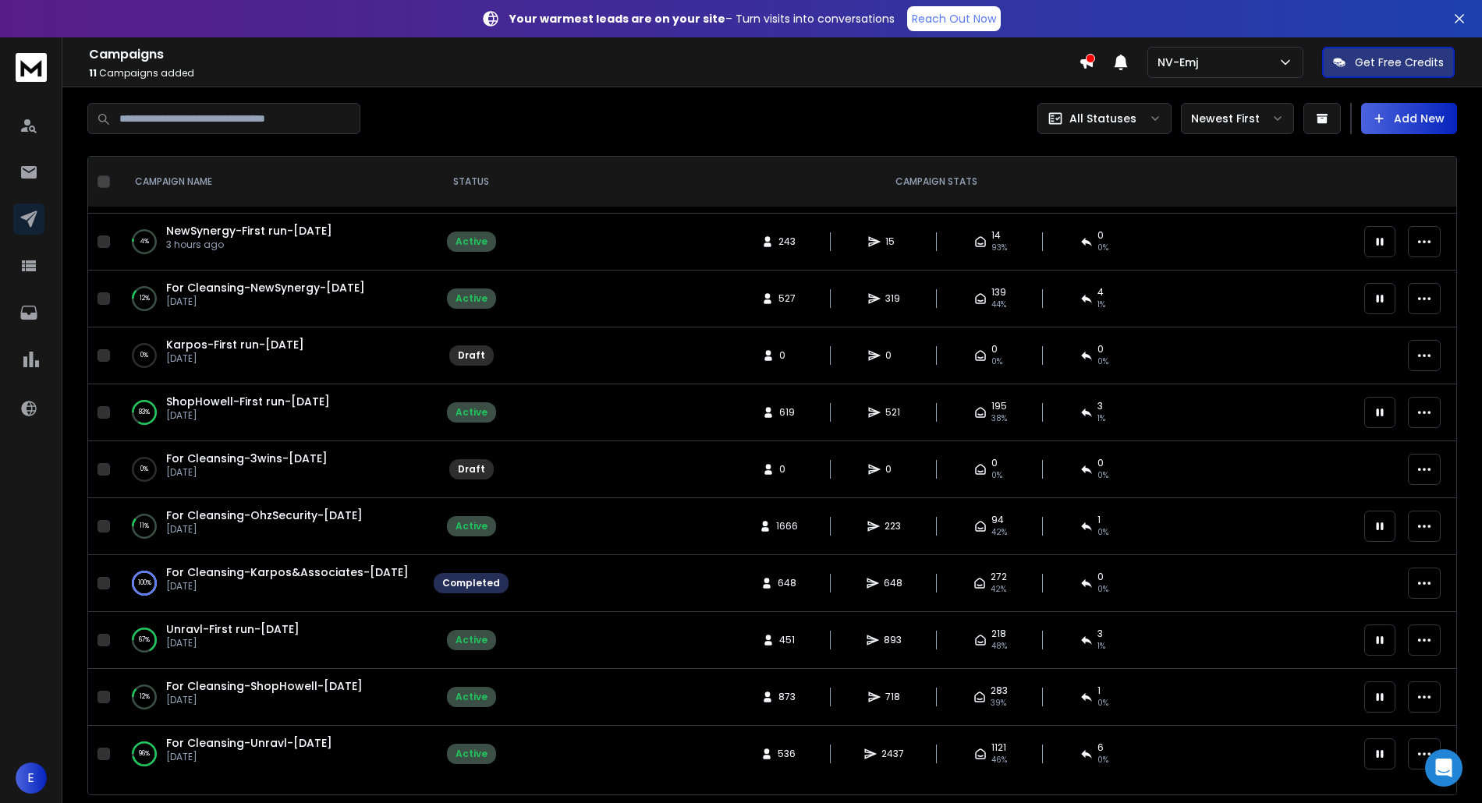
click at [353, 403] on div "83 % ShopHowell-First run-[DATE][DATE]" at bounding box center [270, 412] width 277 height 37
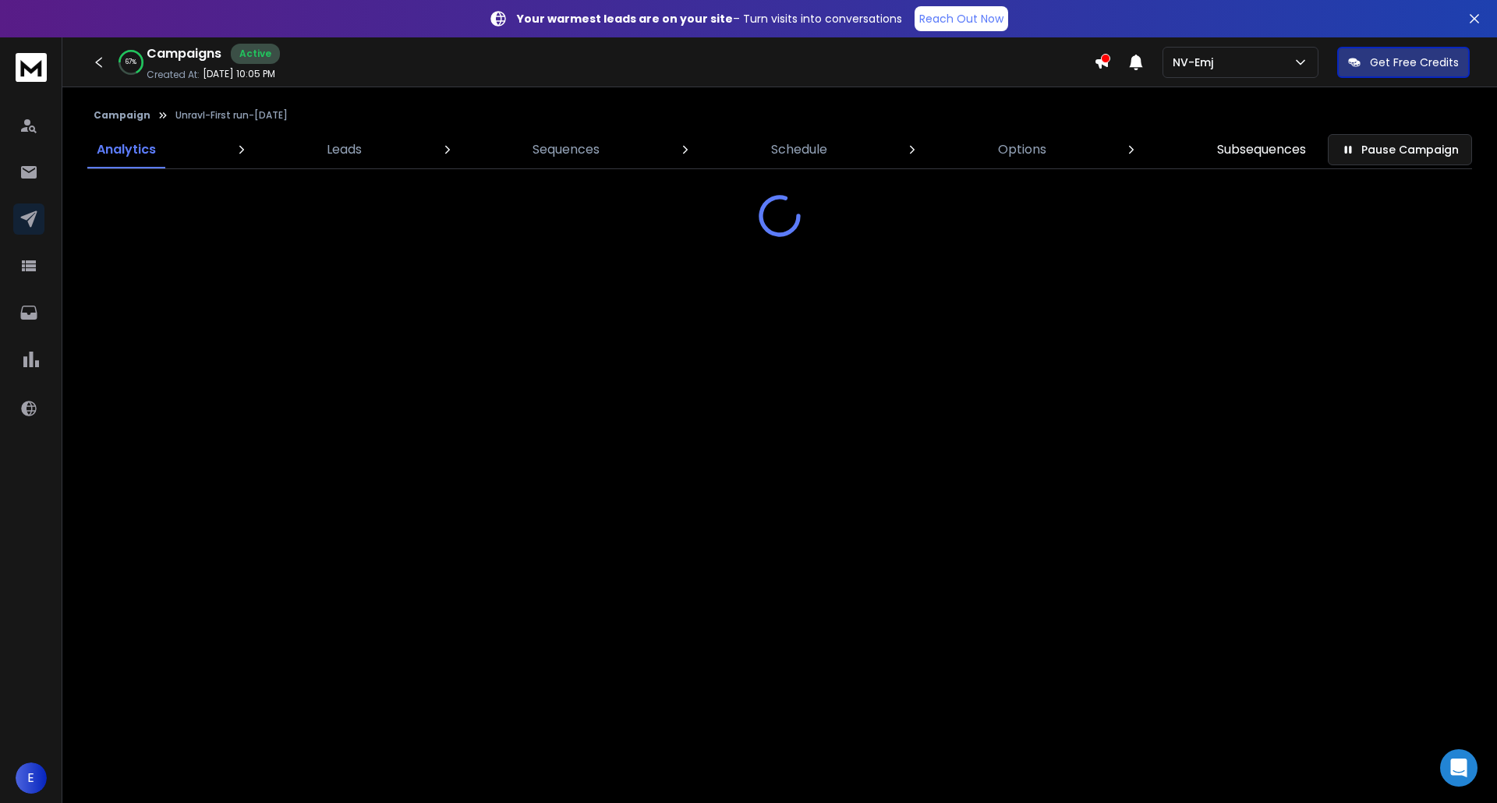
click at [1236, 154] on p "Subsequences" at bounding box center [1261, 149] width 89 height 19
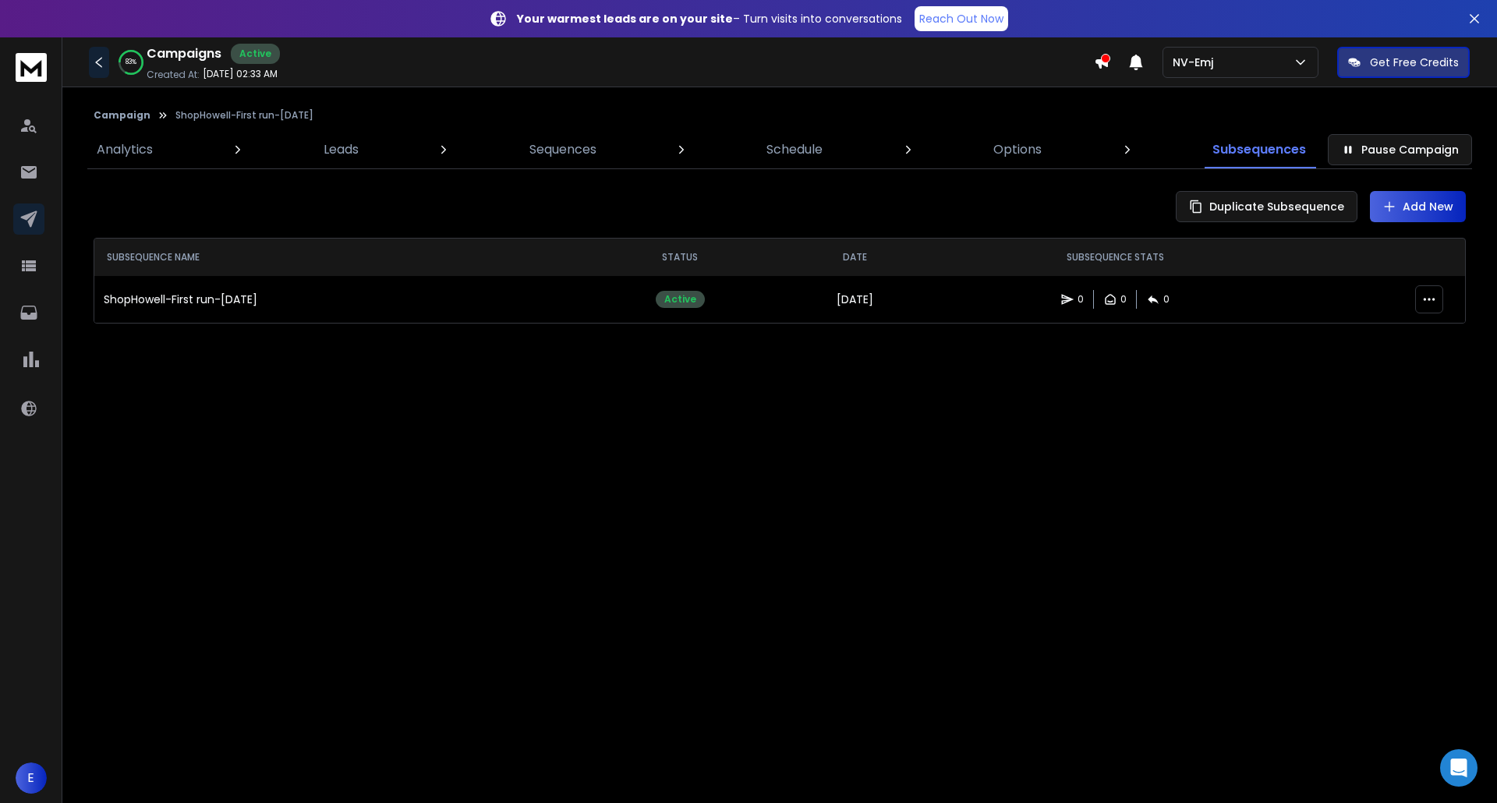
click at [97, 66] on icon at bounding box center [99, 62] width 14 height 14
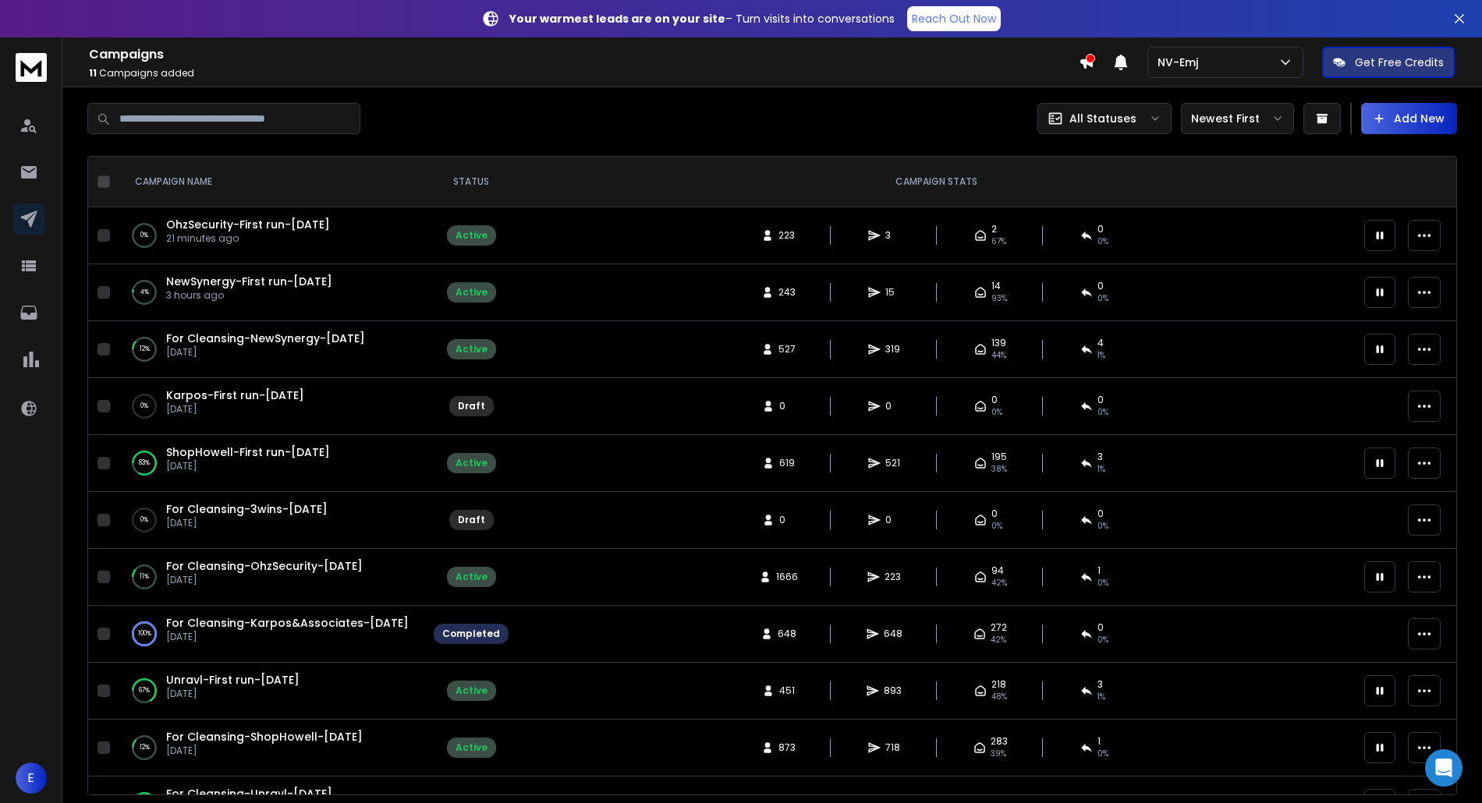
click at [369, 287] on div "4 % NewSynergy-First run-[DATE] 3 hours ago" at bounding box center [270, 292] width 277 height 37
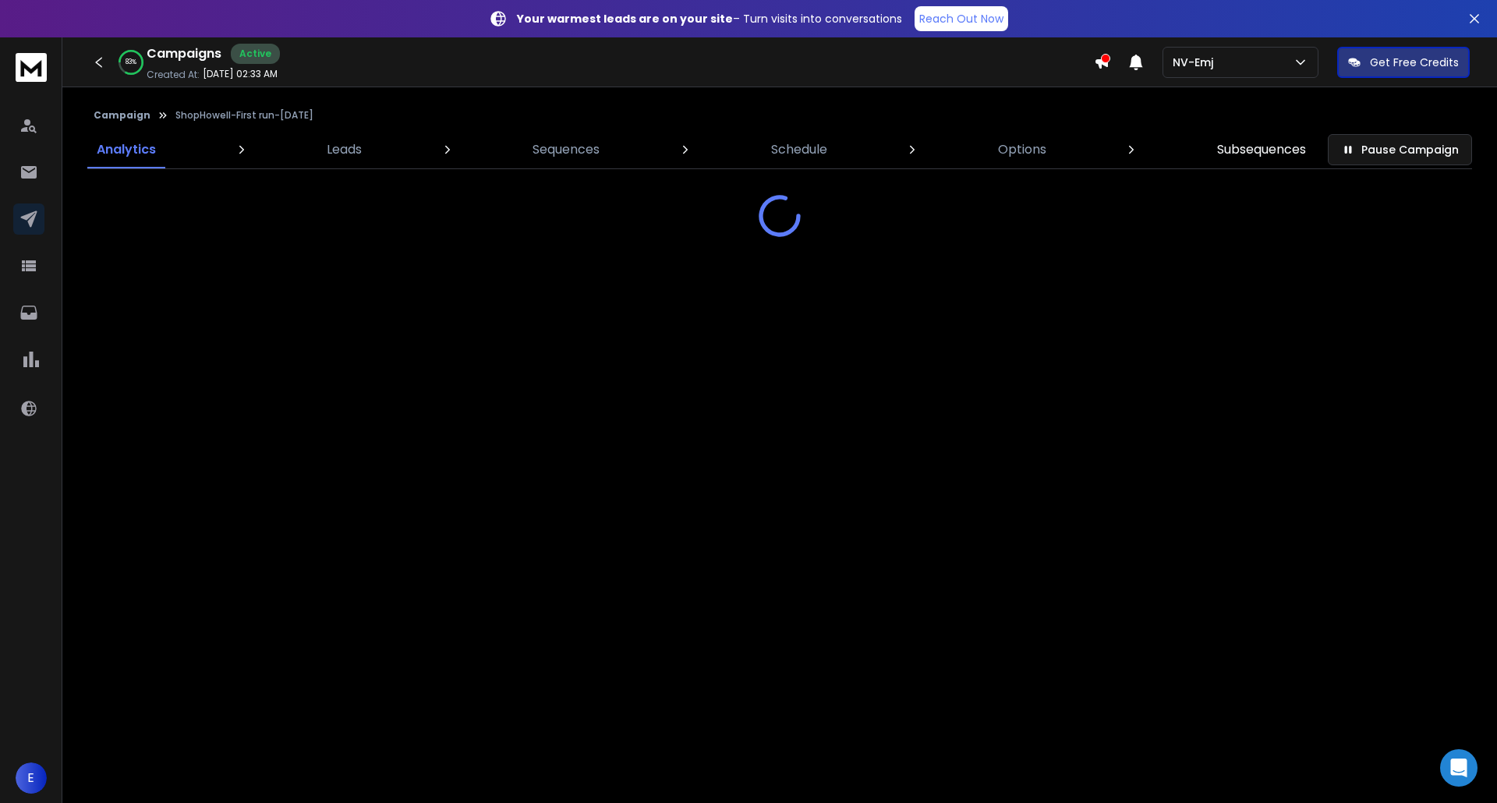
click at [1238, 153] on p "Subsequences" at bounding box center [1261, 149] width 89 height 19
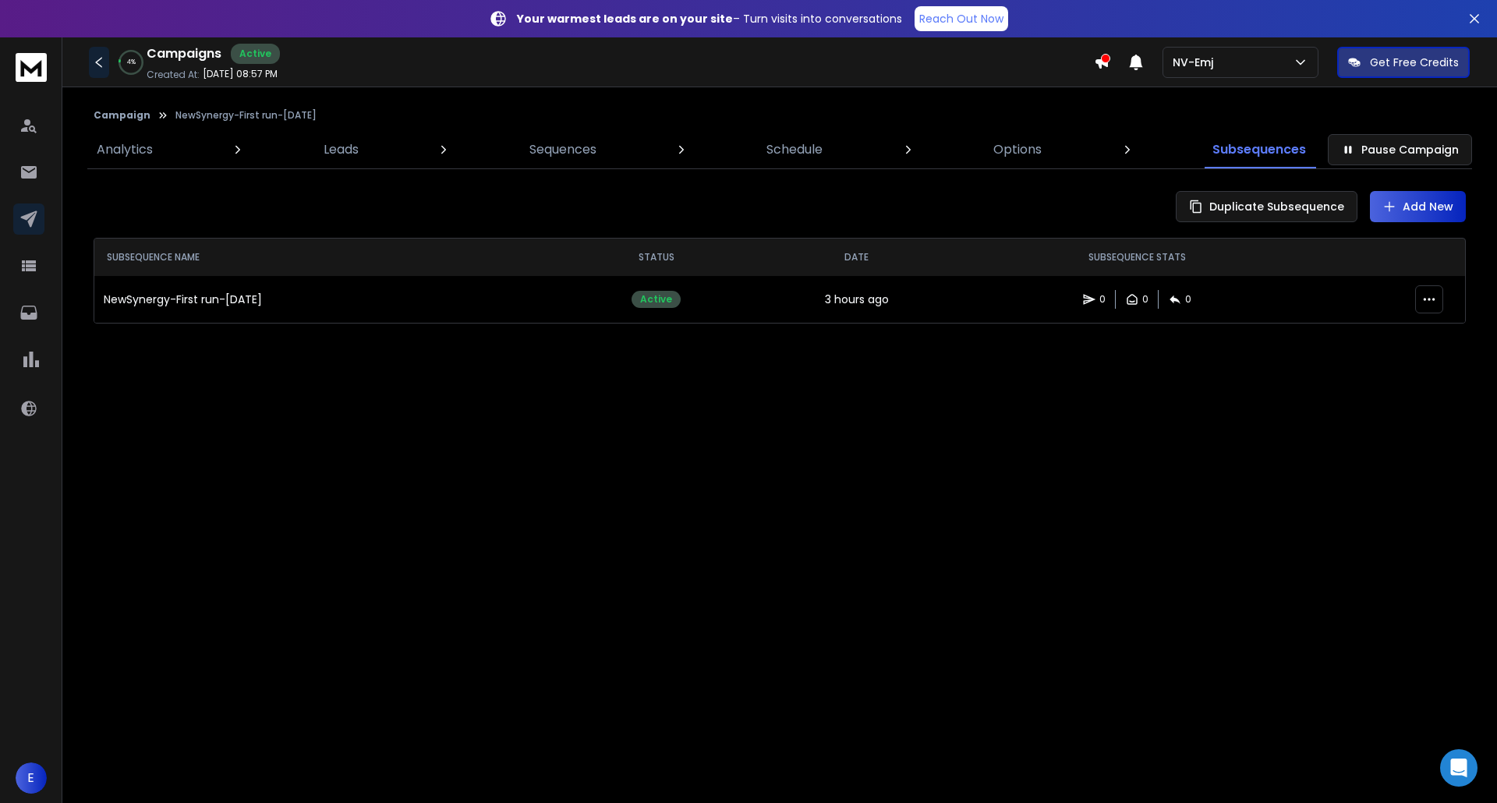
click at [98, 62] on icon at bounding box center [99, 62] width 14 height 14
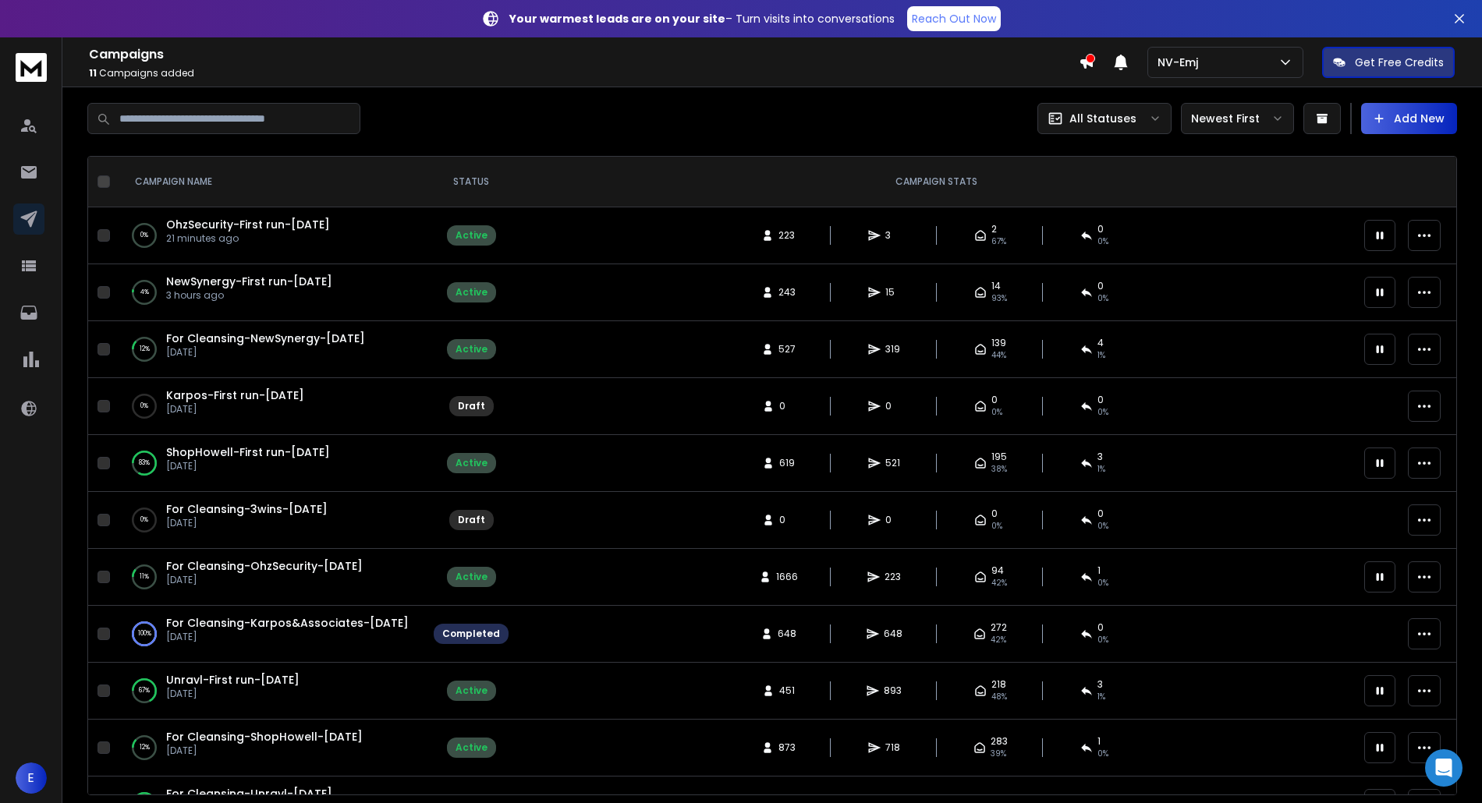
click at [282, 231] on span "OhzSecurity-First run-[DATE]" at bounding box center [248, 225] width 164 height 16
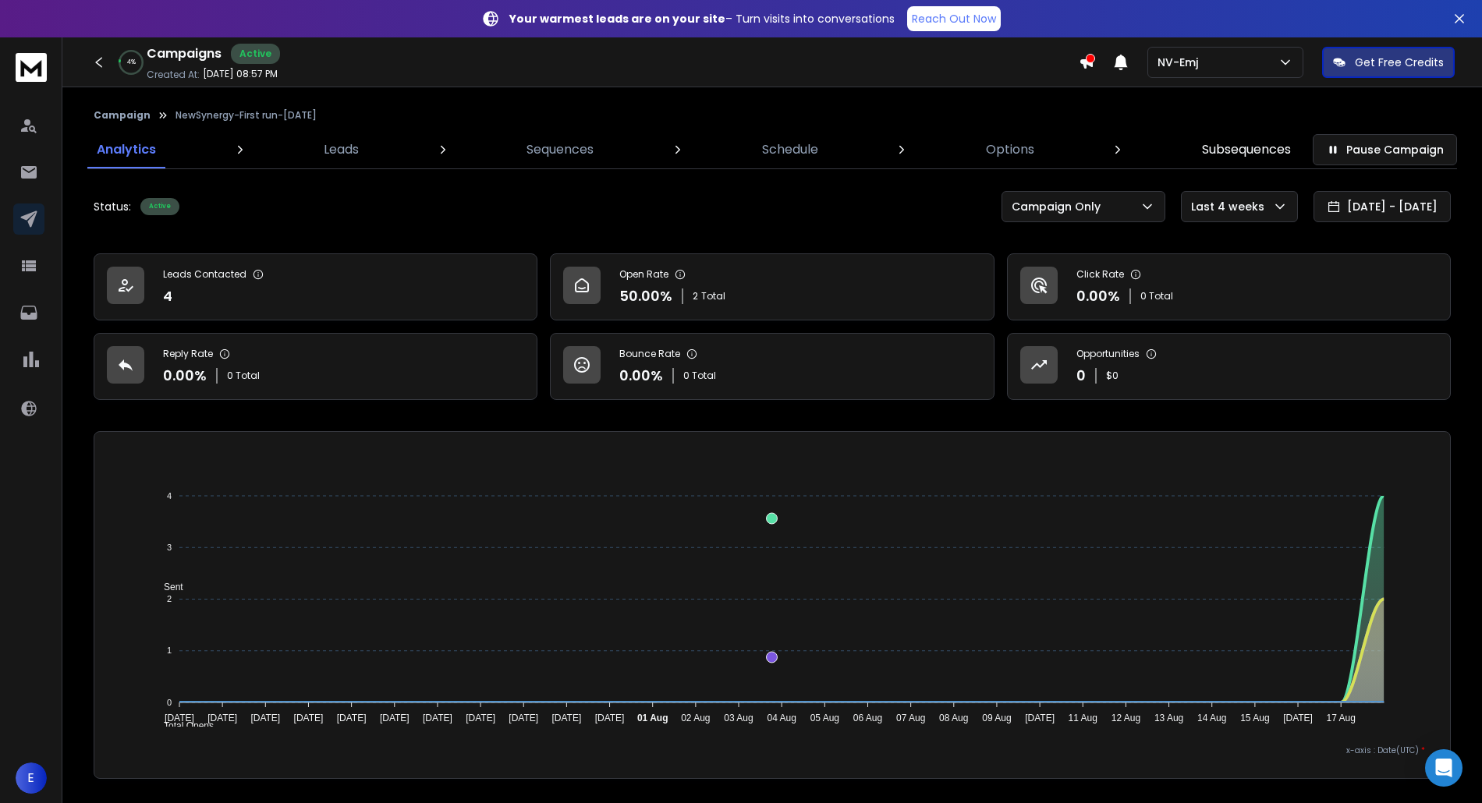
click at [1256, 145] on p "Subsequences" at bounding box center [1246, 149] width 89 height 19
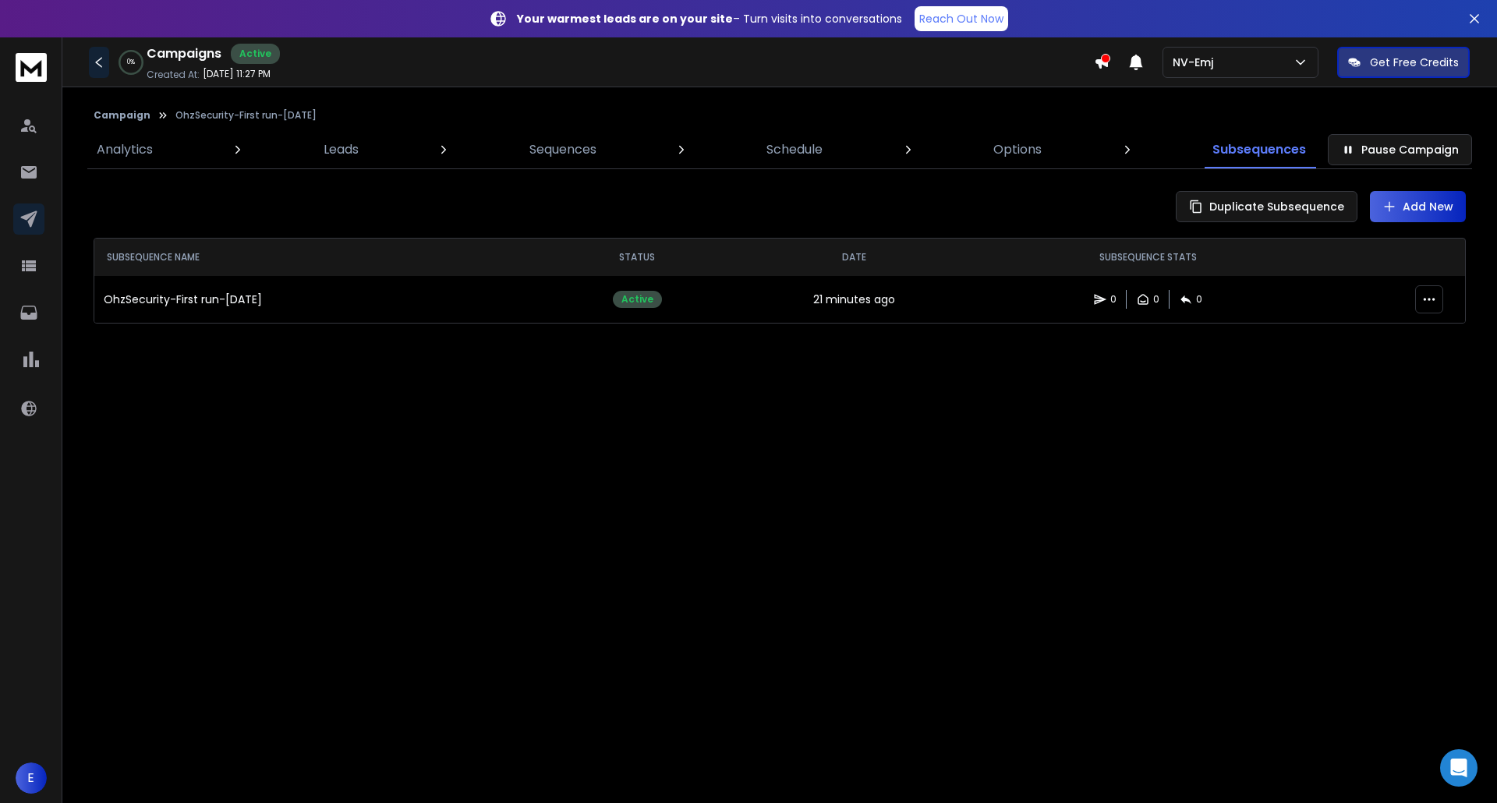
click at [95, 63] on icon at bounding box center [99, 62] width 14 height 14
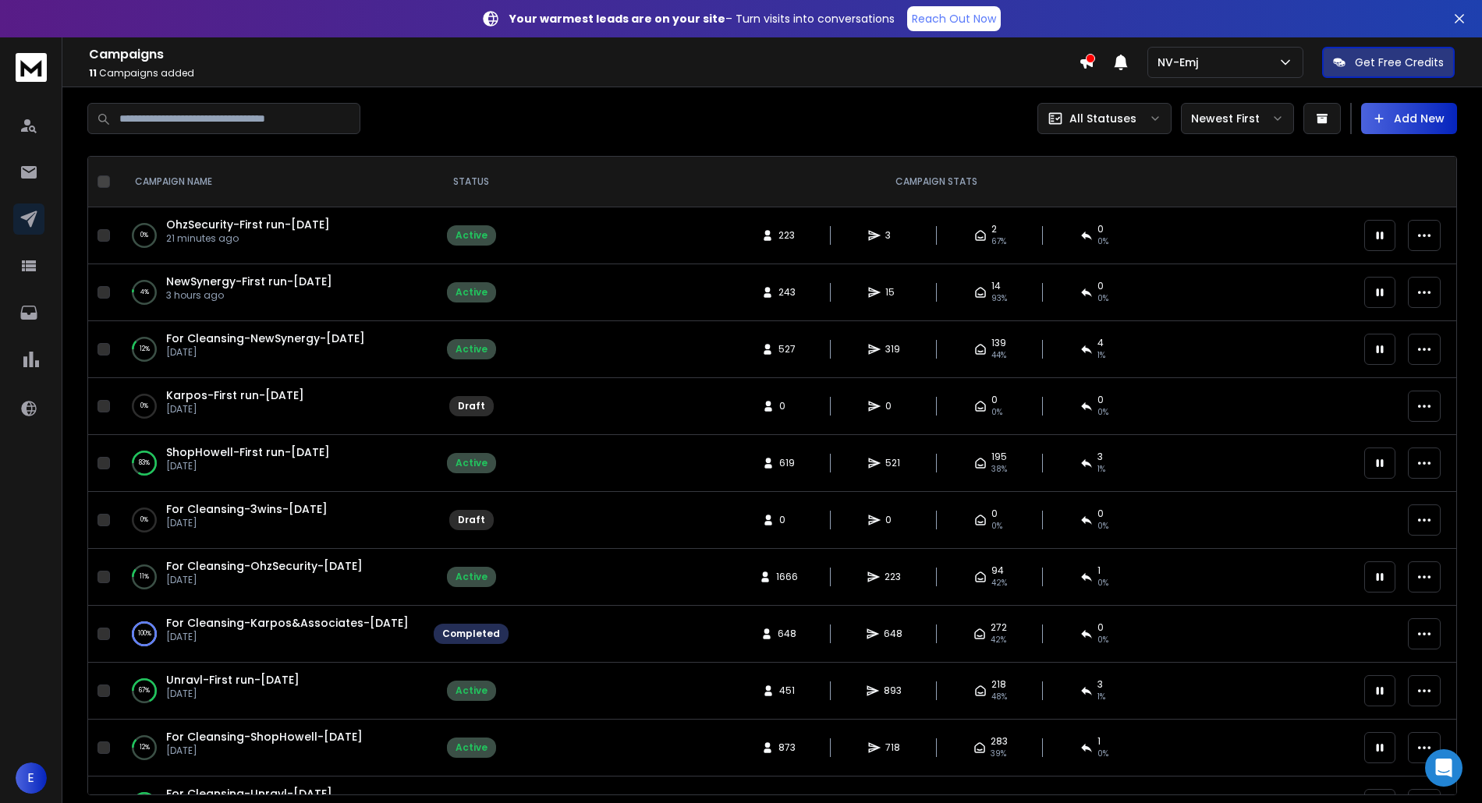
click at [293, 223] on span "OhzSecurity-First run-[DATE]" at bounding box center [248, 225] width 164 height 16
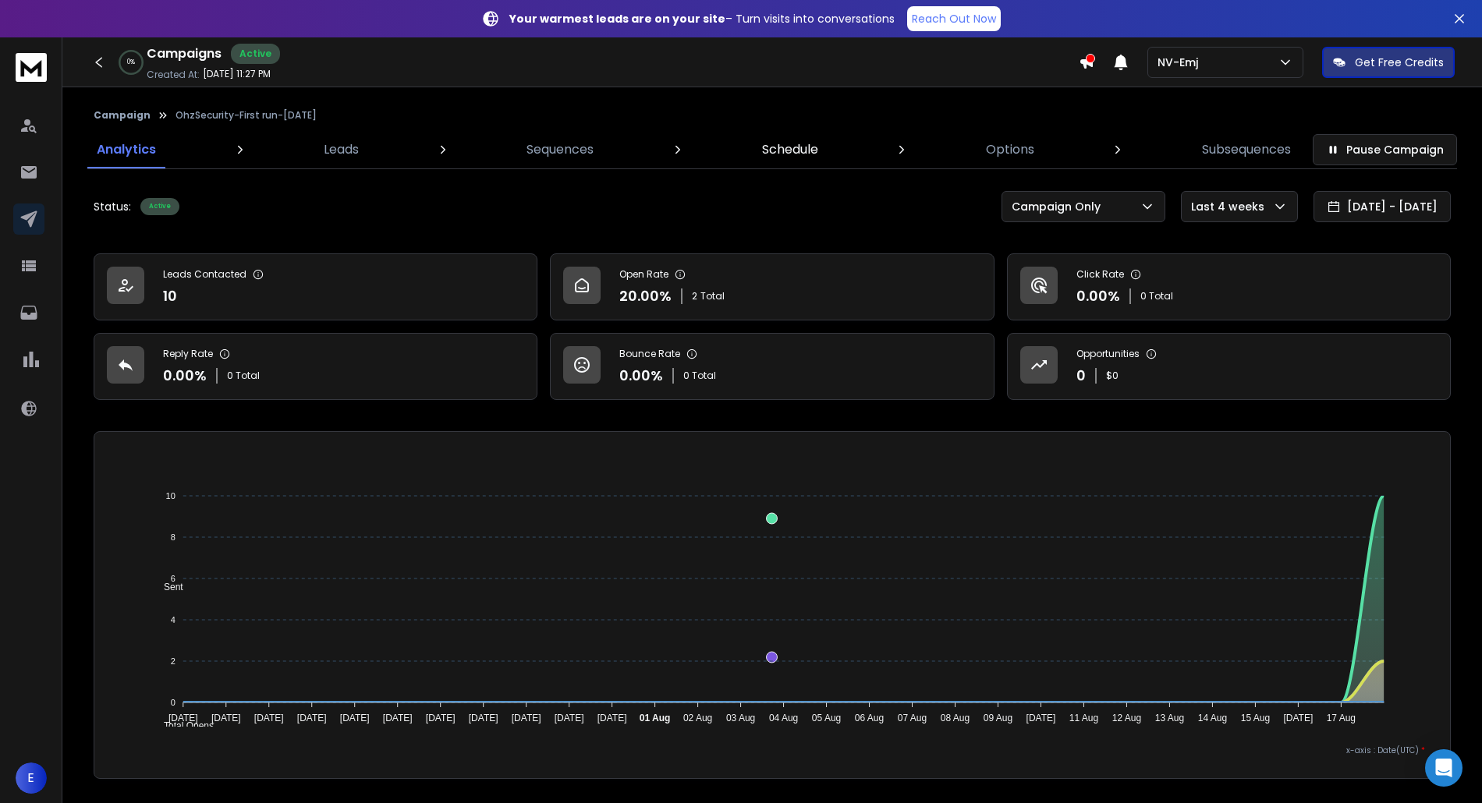
click at [796, 151] on p "Schedule" at bounding box center [790, 149] width 56 height 19
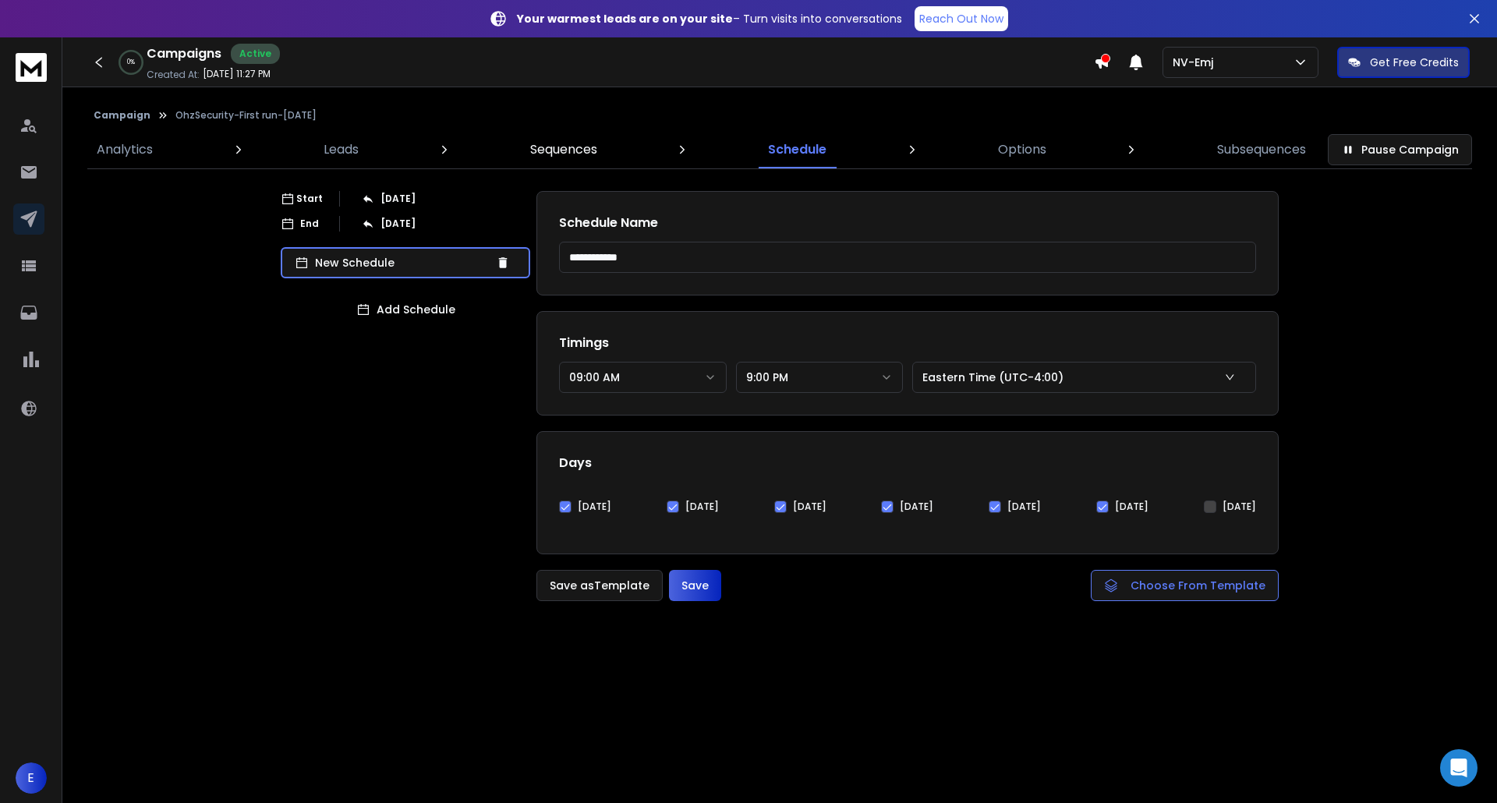
click at [557, 150] on p "Sequences" at bounding box center [563, 149] width 67 height 19
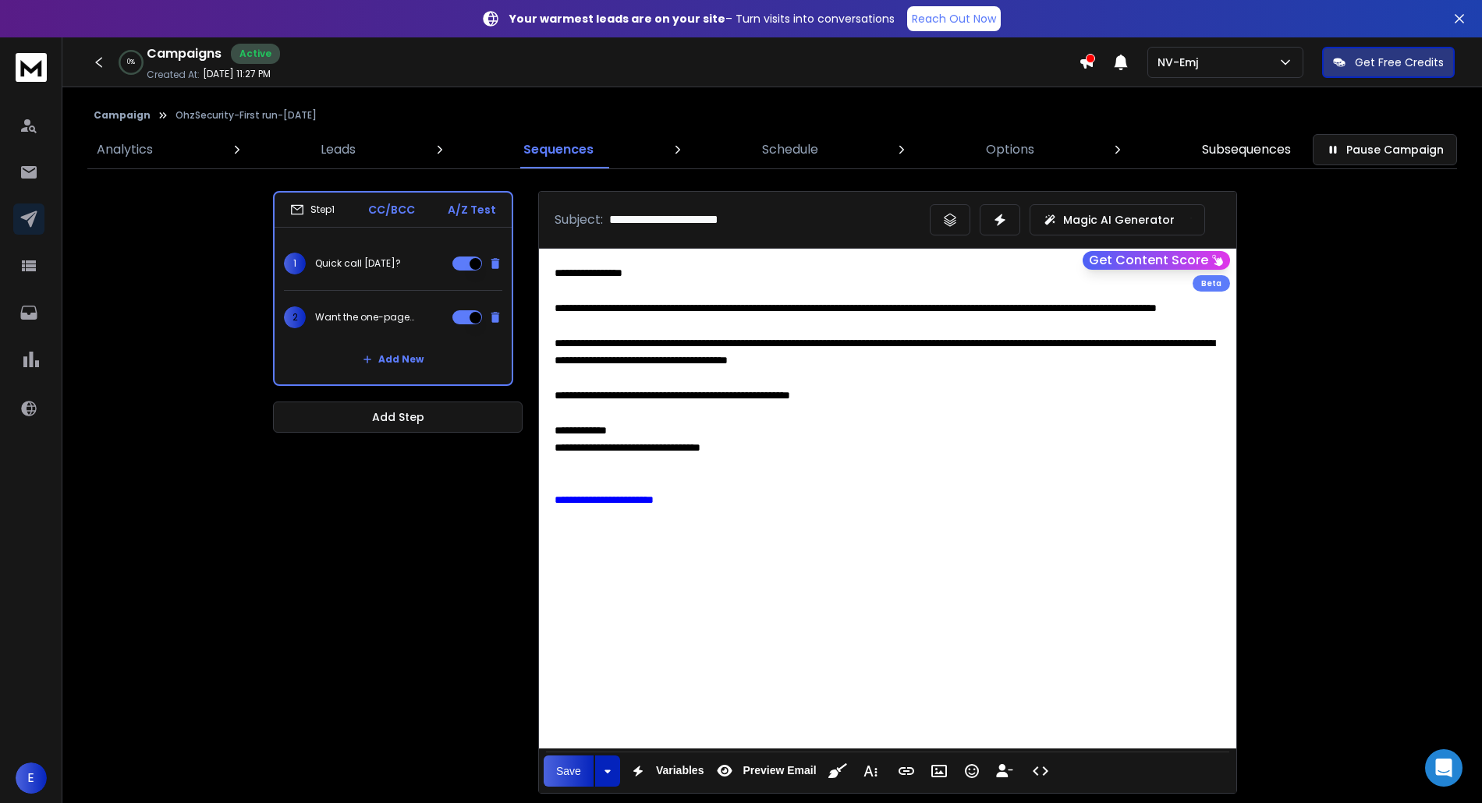
click at [1253, 142] on p "Subsequences" at bounding box center [1246, 149] width 89 height 19
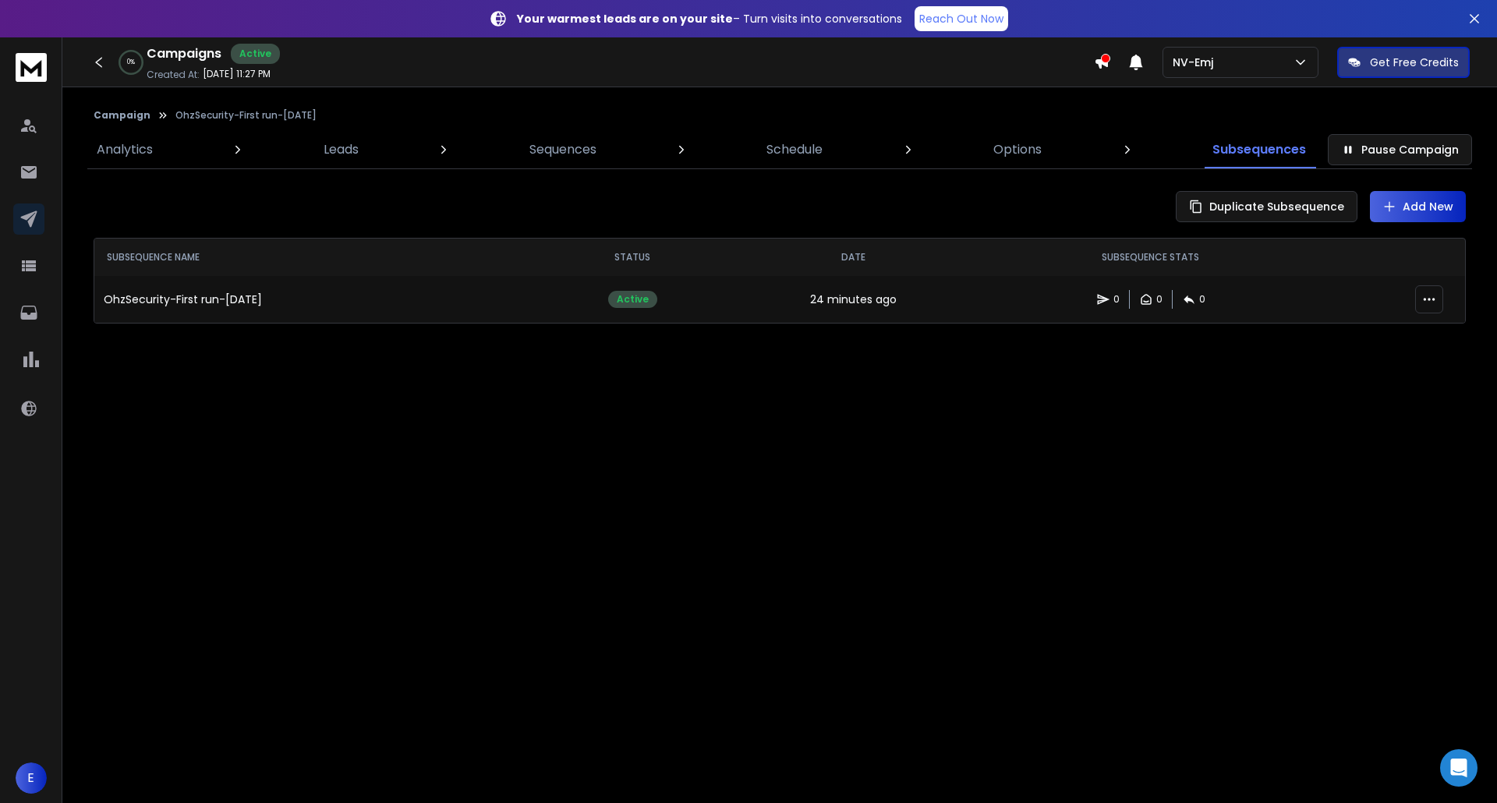
click at [842, 293] on td "24 minutes ago" at bounding box center [853, 299] width 268 height 47
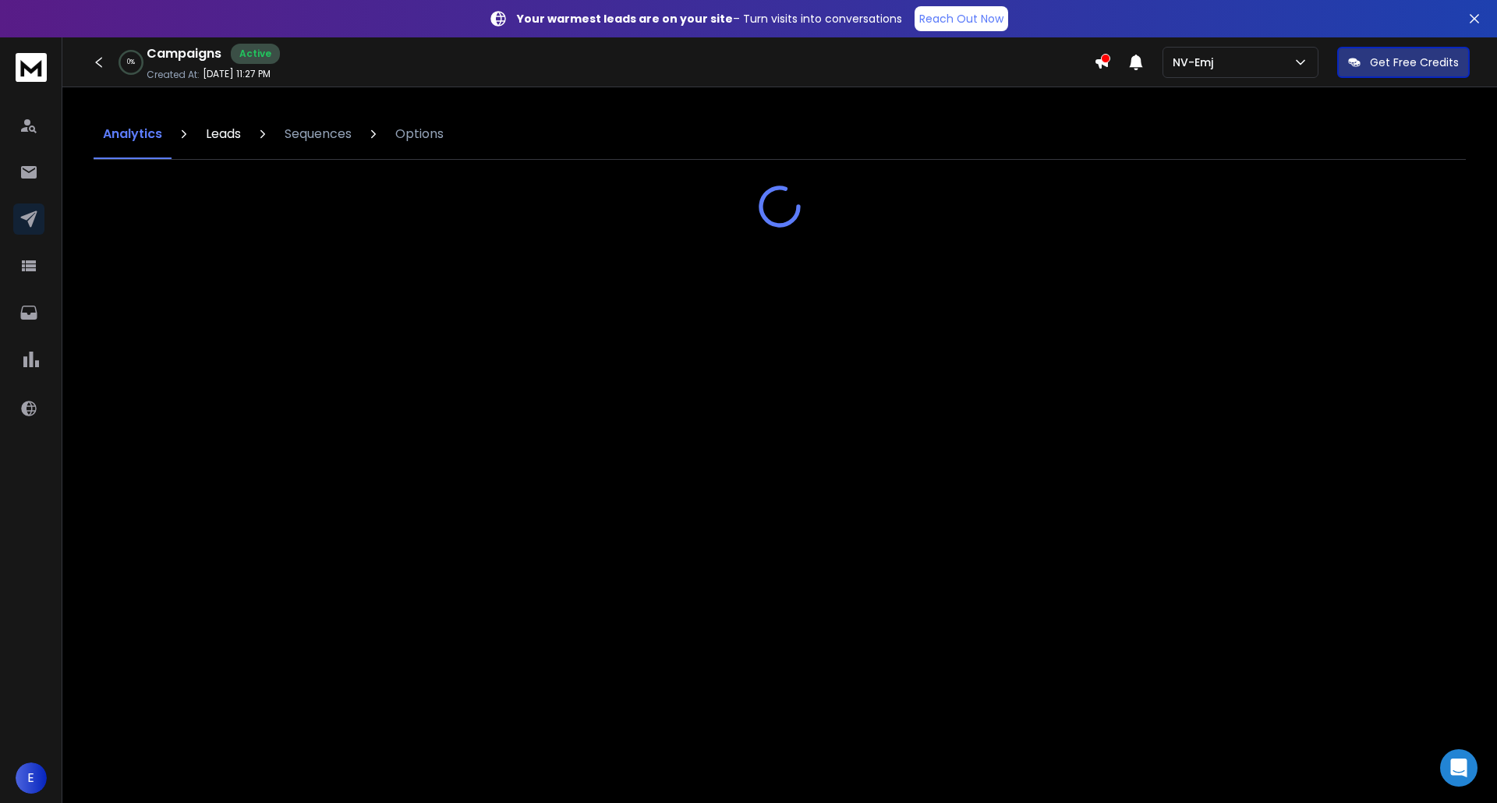
click at [225, 133] on p "Leads" at bounding box center [223, 134] width 35 height 19
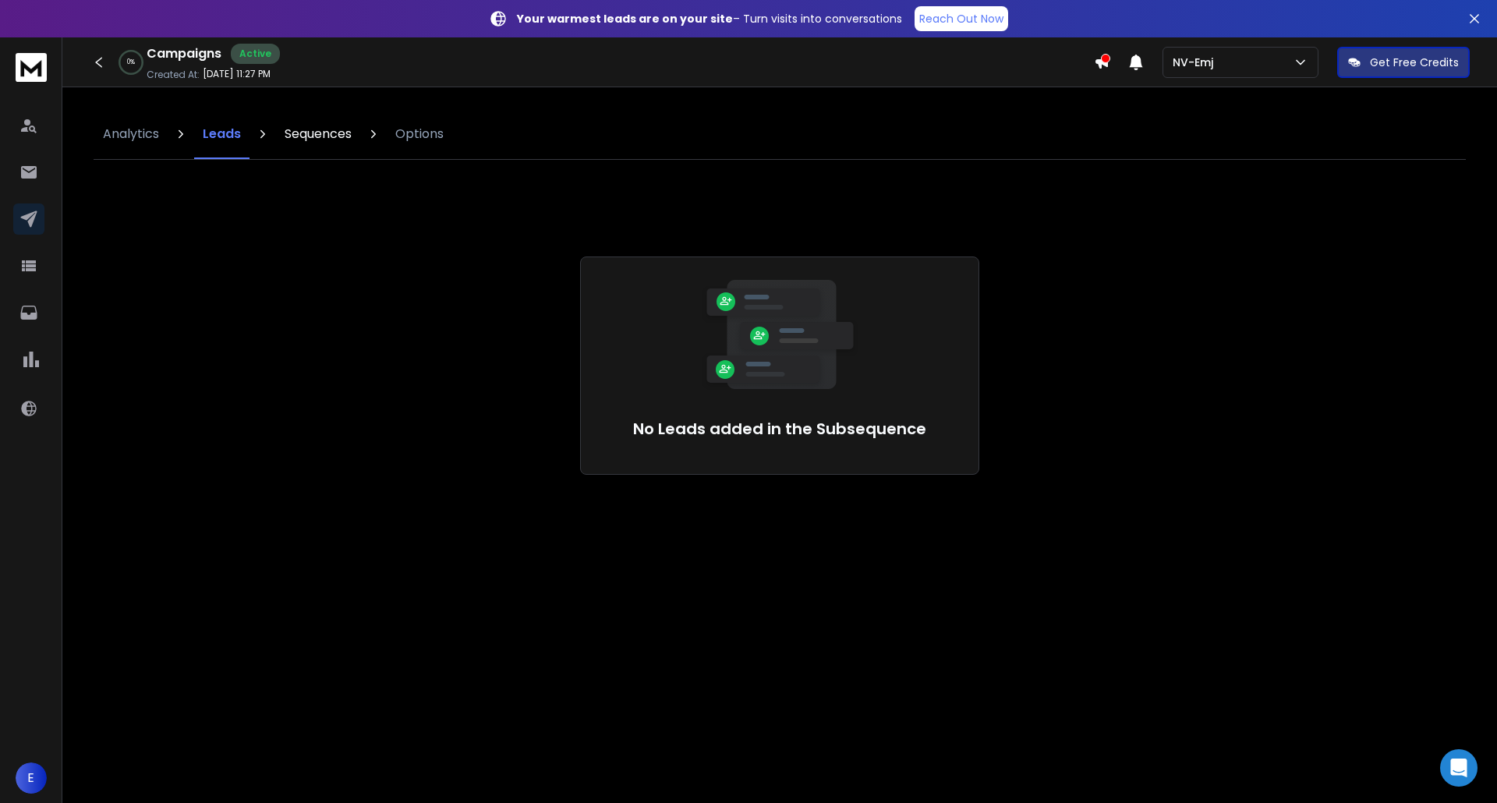
click at [309, 133] on p "Sequences" at bounding box center [318, 134] width 67 height 19
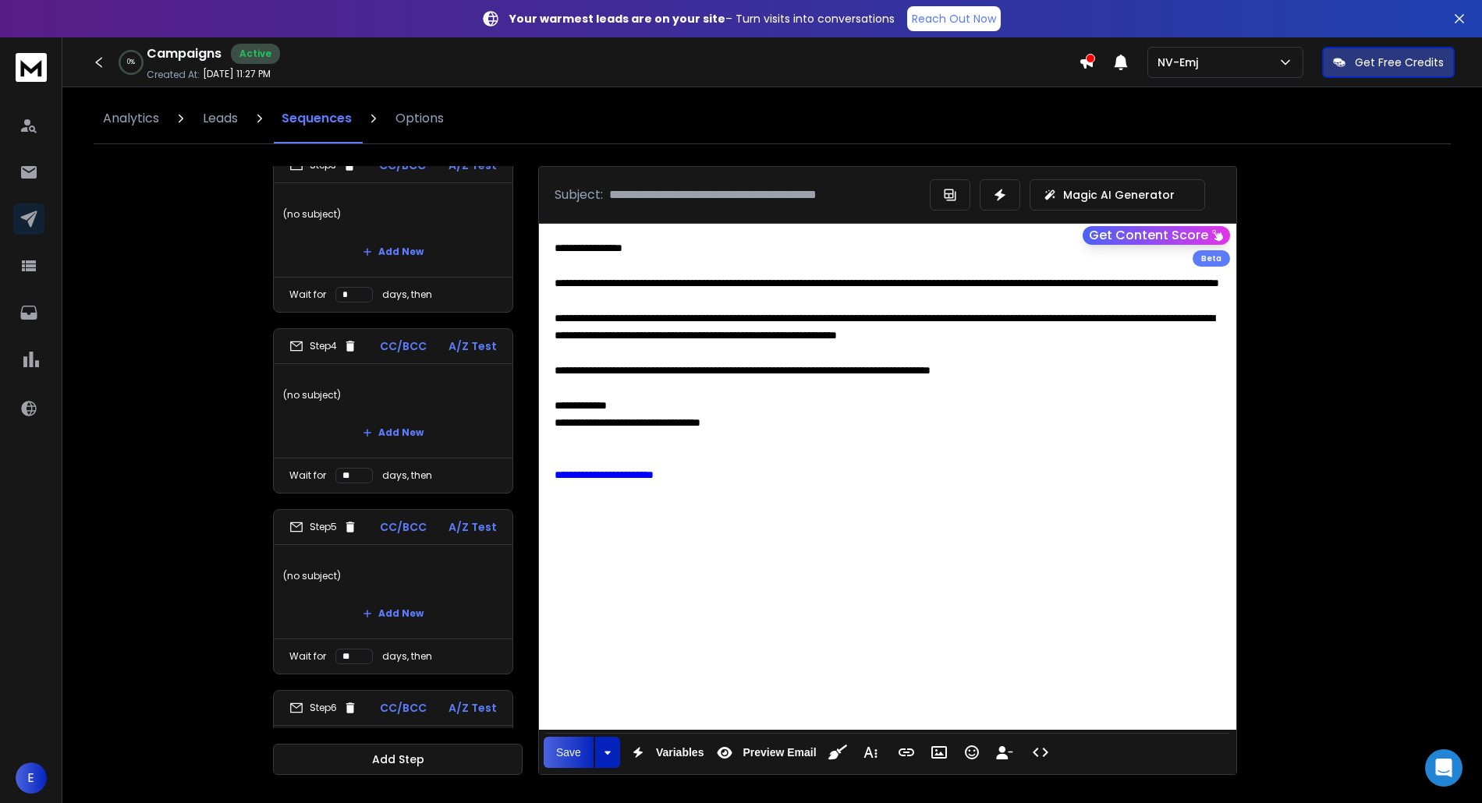
scroll to position [519, 0]
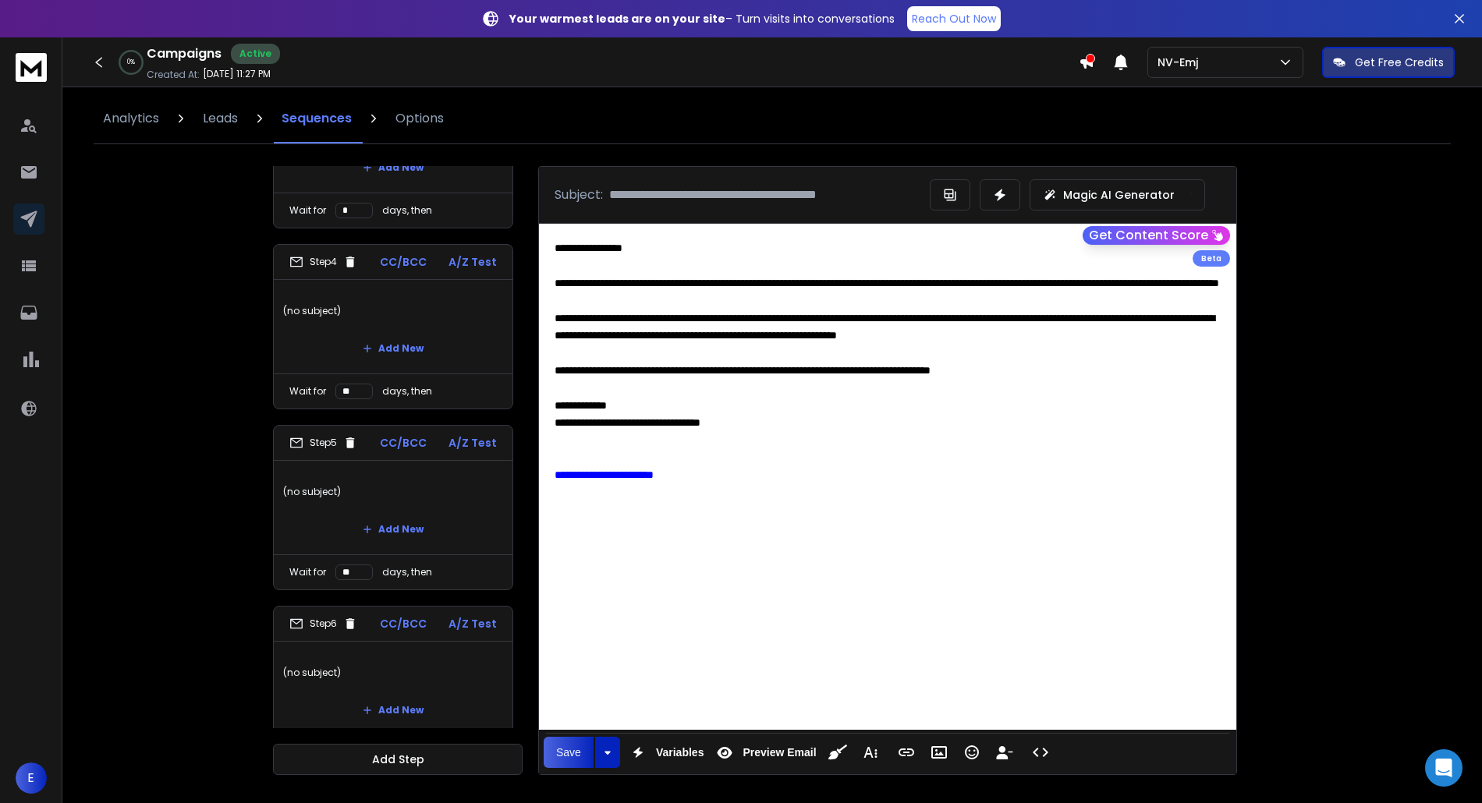
click at [455, 690] on p "(no subject)" at bounding box center [393, 673] width 220 height 44
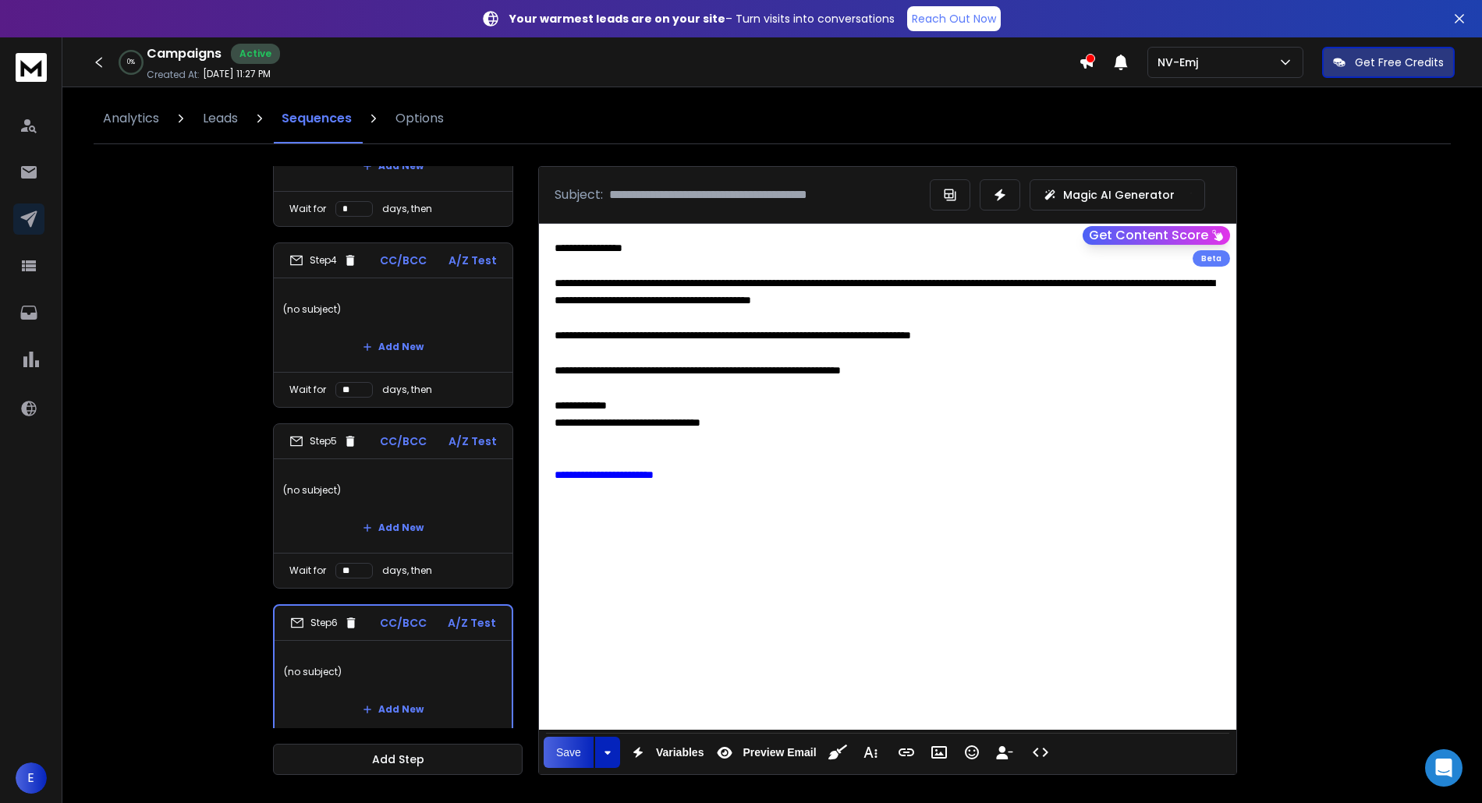
scroll to position [531, 0]
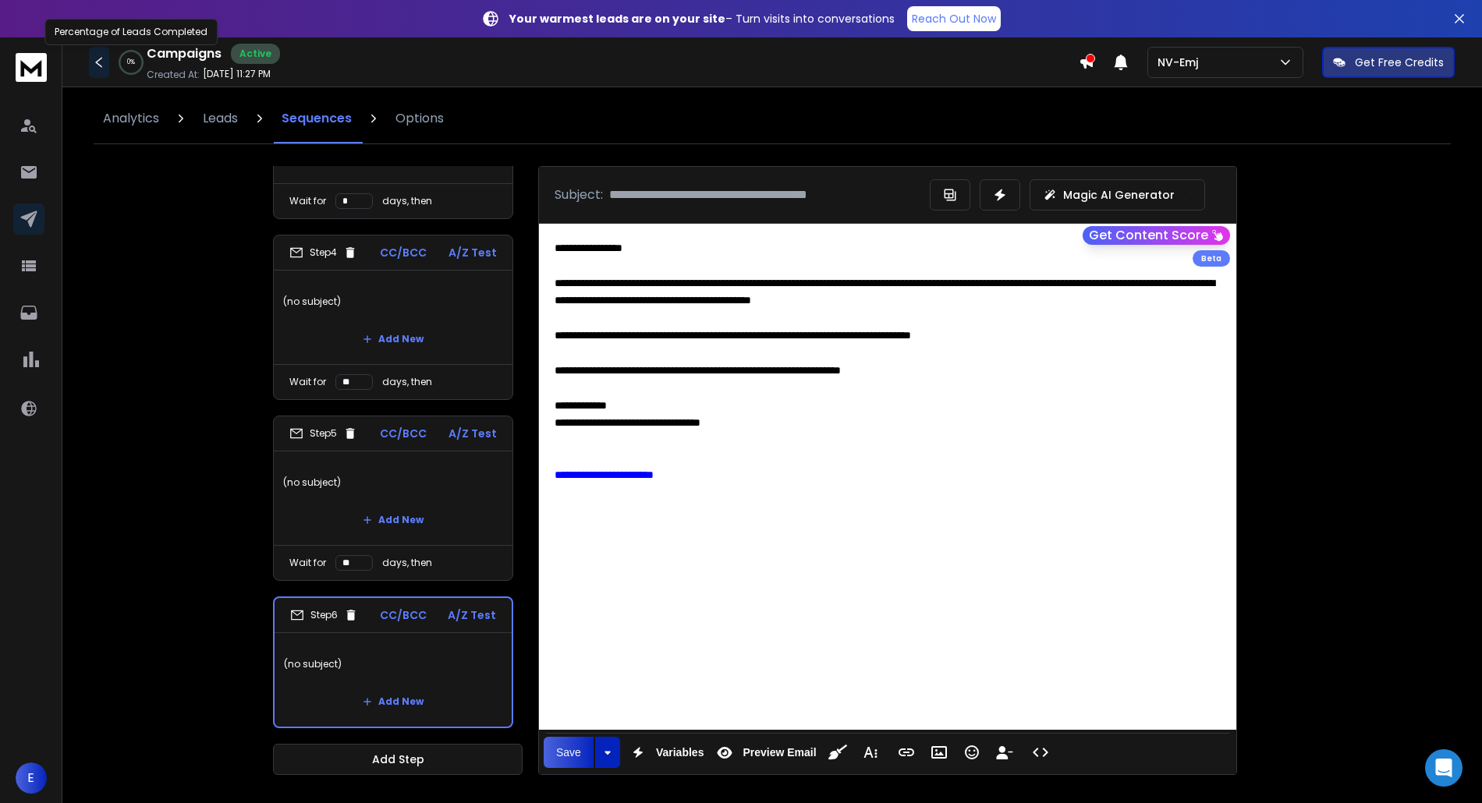
click at [94, 48] on button at bounding box center [99, 62] width 20 height 31
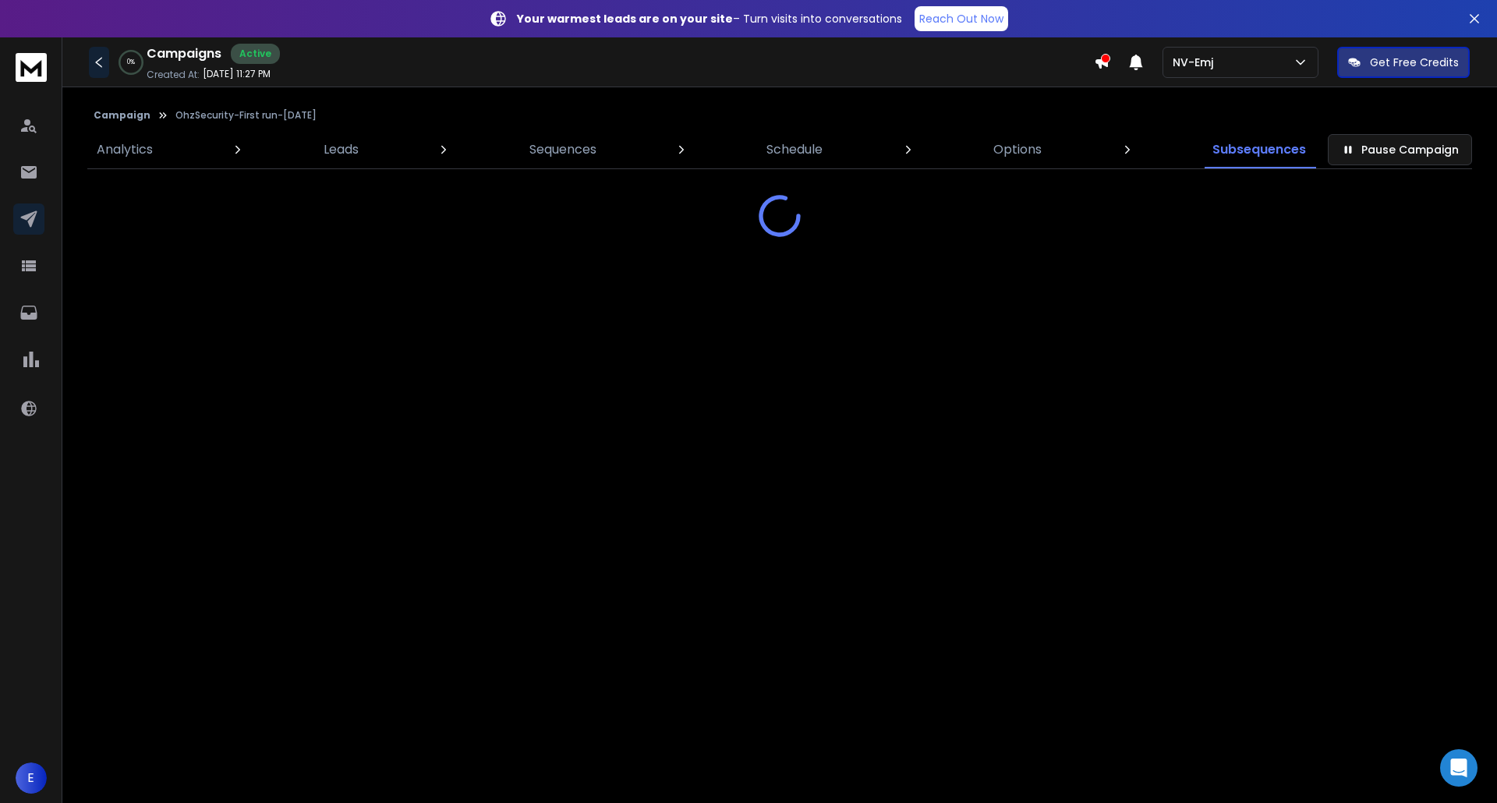
click at [106, 67] on button at bounding box center [99, 62] width 20 height 31
